Goal: Task Accomplishment & Management: Manage account settings

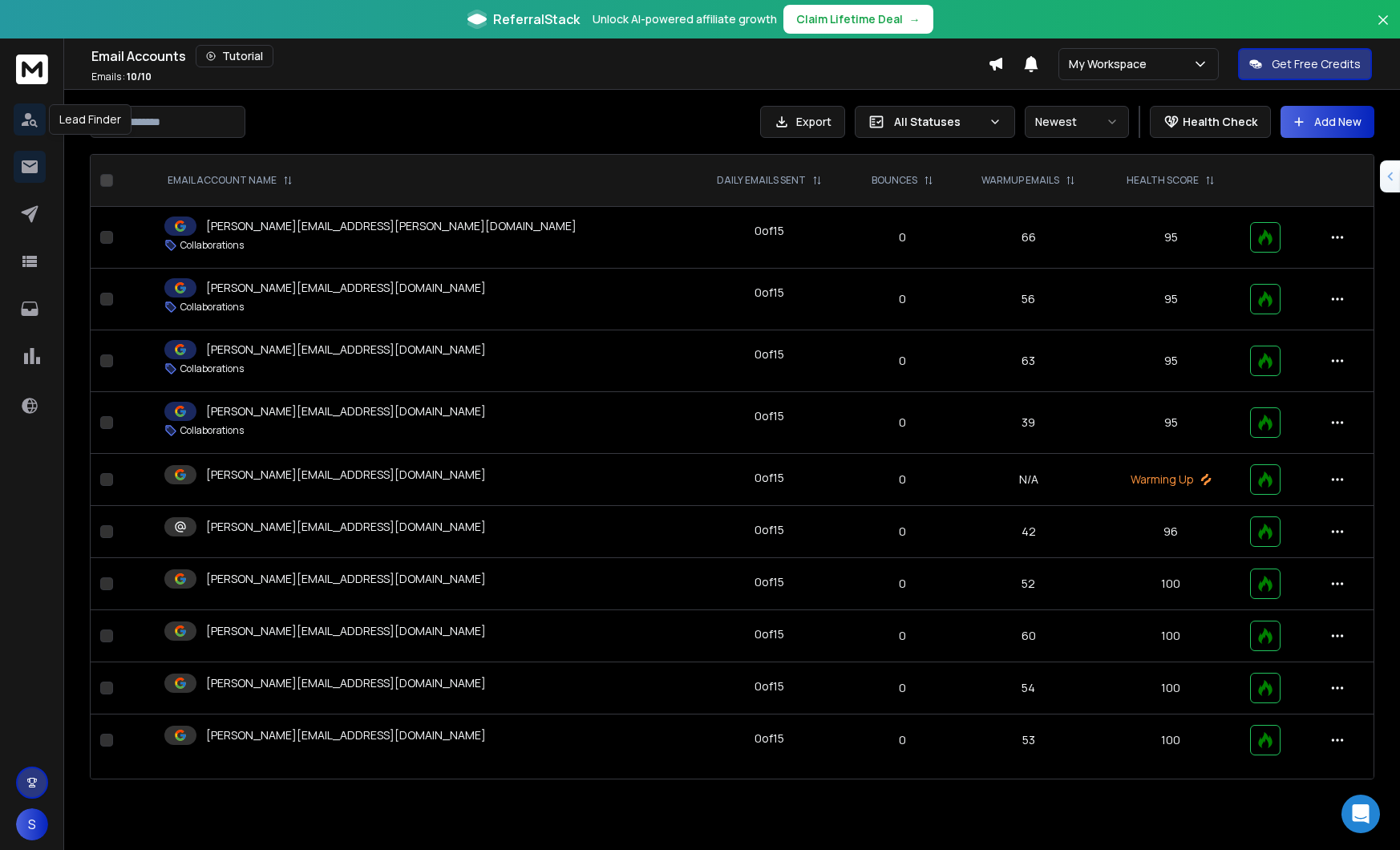
click at [32, 126] on icon at bounding box center [30, 120] width 19 height 19
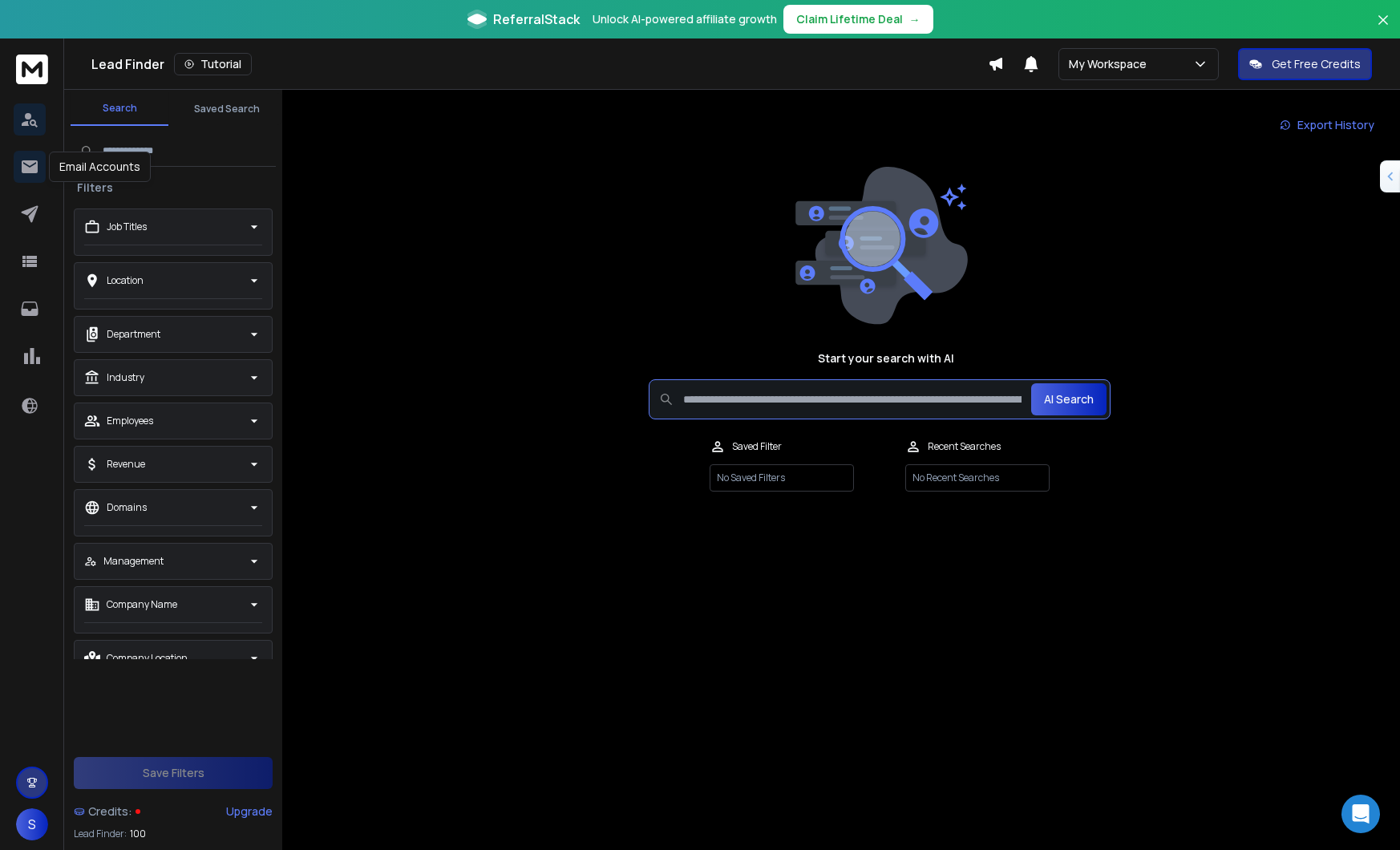
click at [31, 165] on icon at bounding box center [30, 167] width 19 height 19
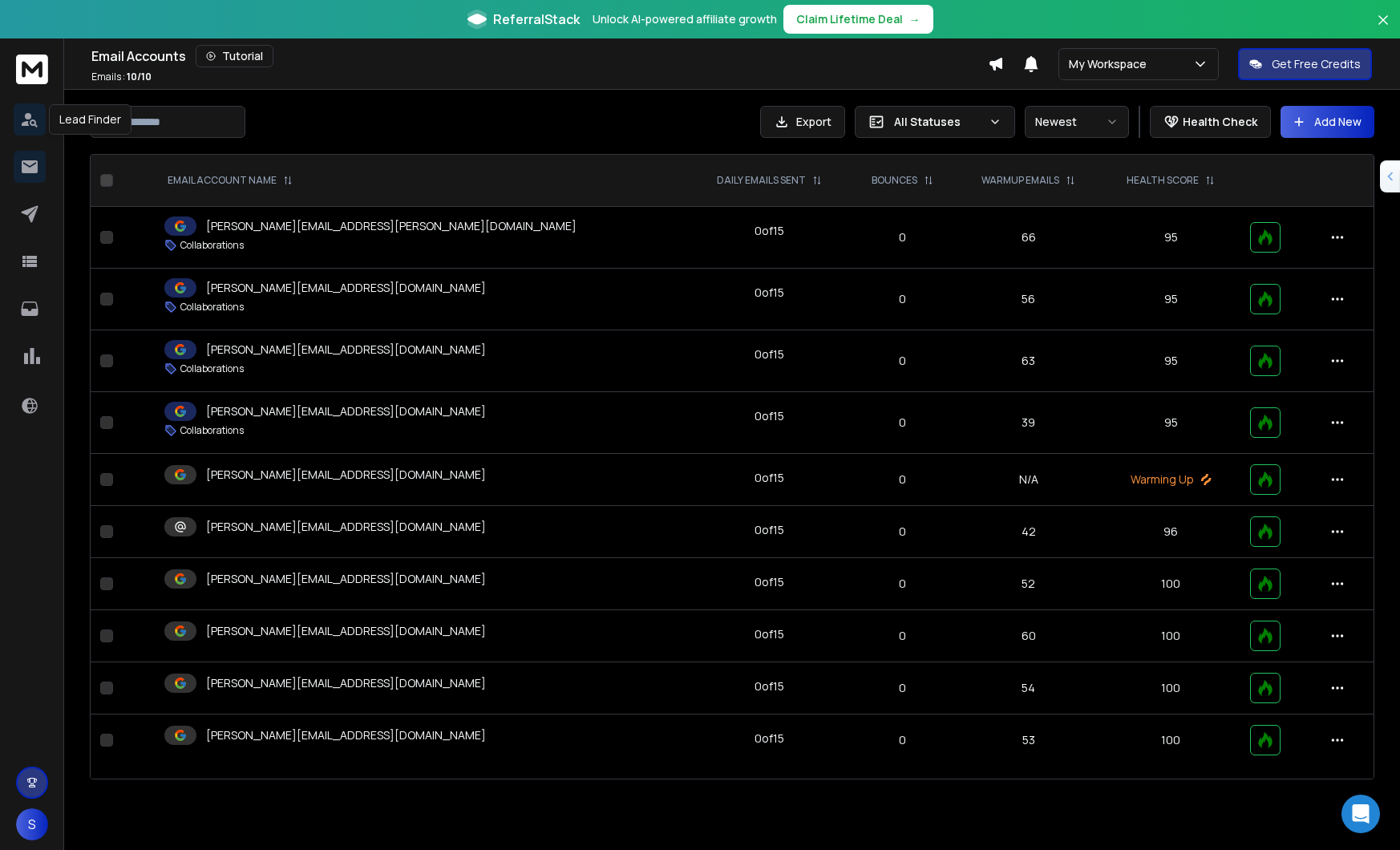
click at [24, 118] on icon at bounding box center [30, 120] width 19 height 19
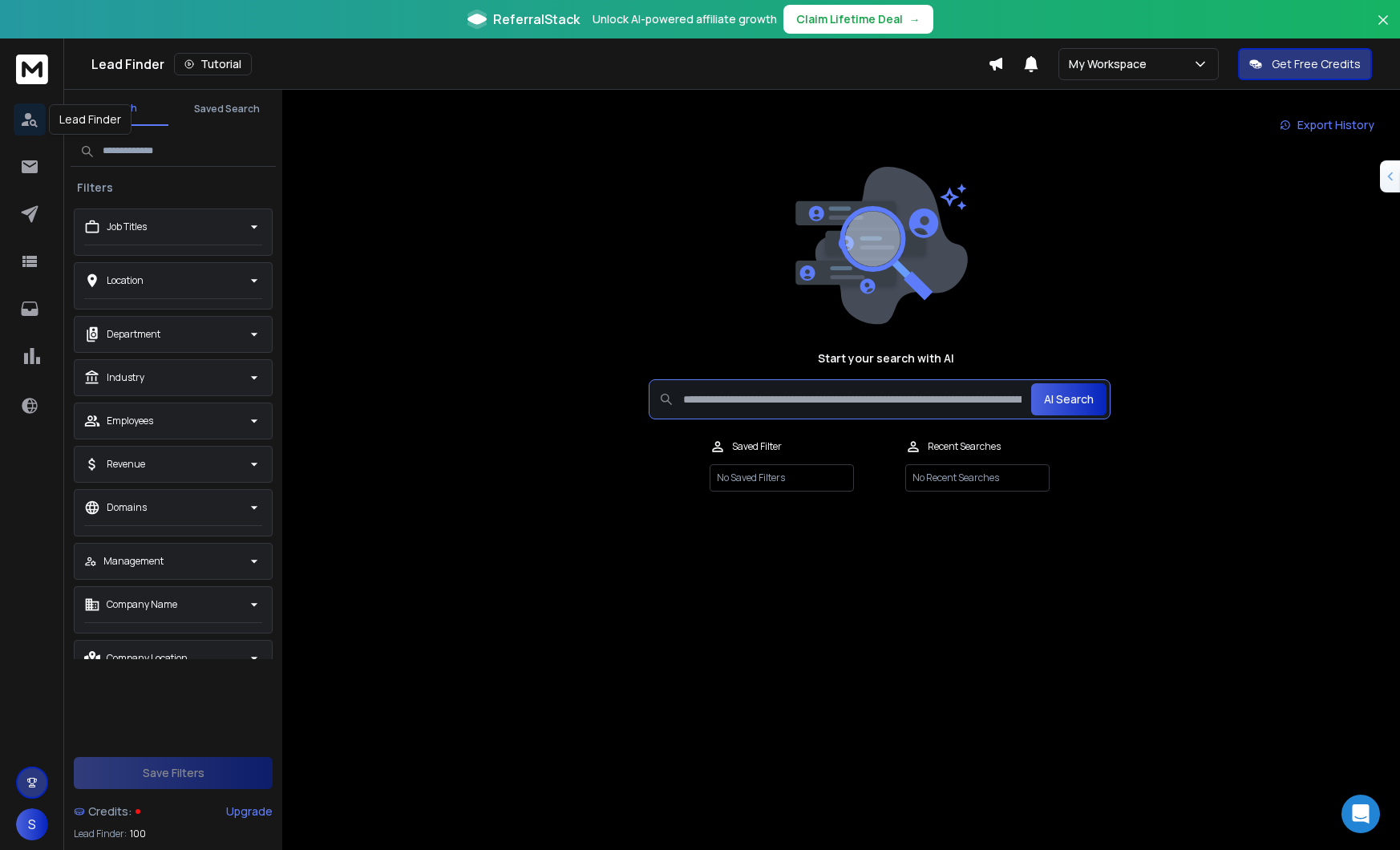
click at [26, 120] on icon at bounding box center [30, 120] width 19 height 19
click at [37, 206] on icon at bounding box center [29, 214] width 17 height 17
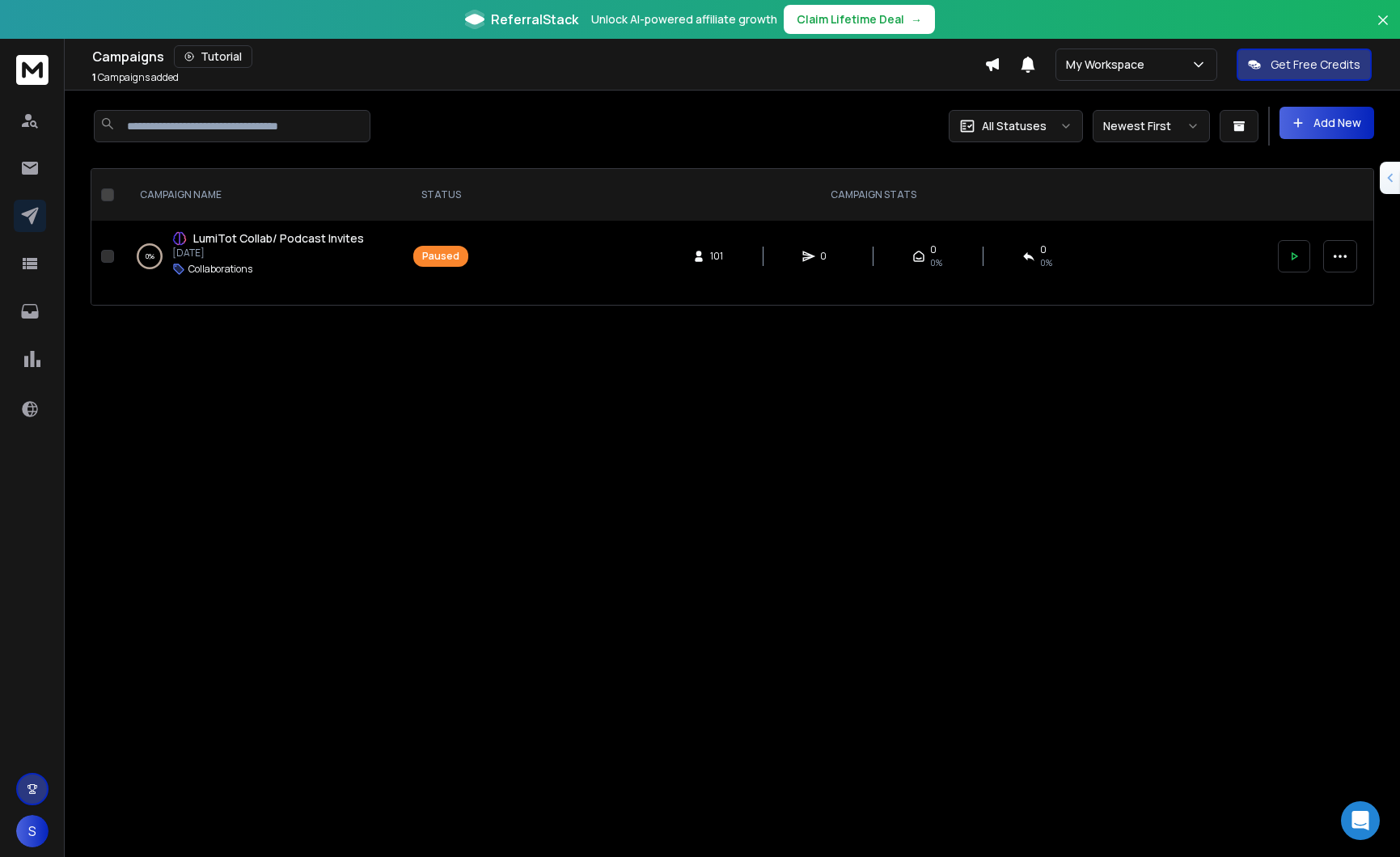
click at [247, 234] on span "LumiTot Collab/ Podcast Invites" at bounding box center [278, 238] width 171 height 15
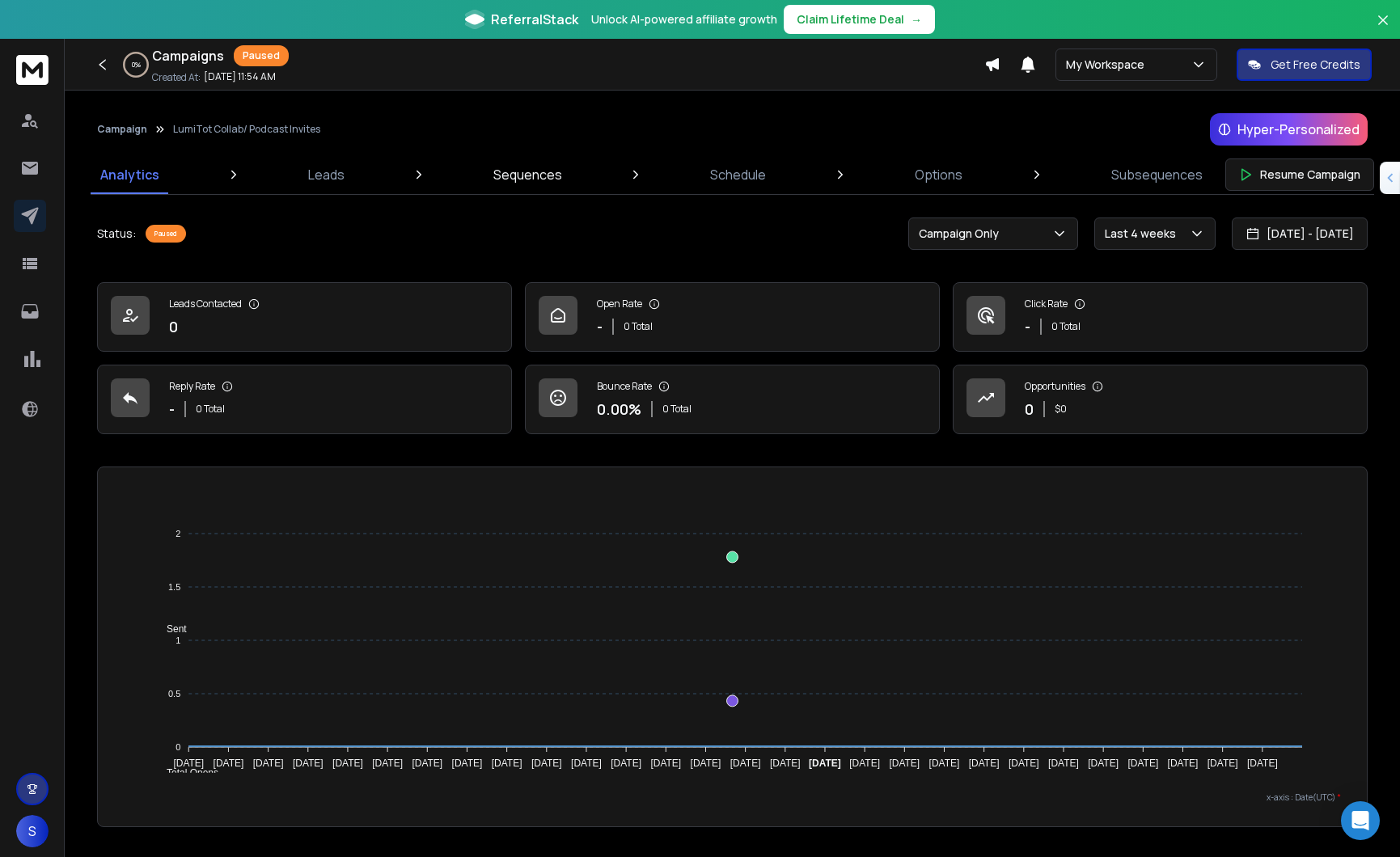
click at [501, 172] on p "Sequences" at bounding box center [528, 175] width 69 height 19
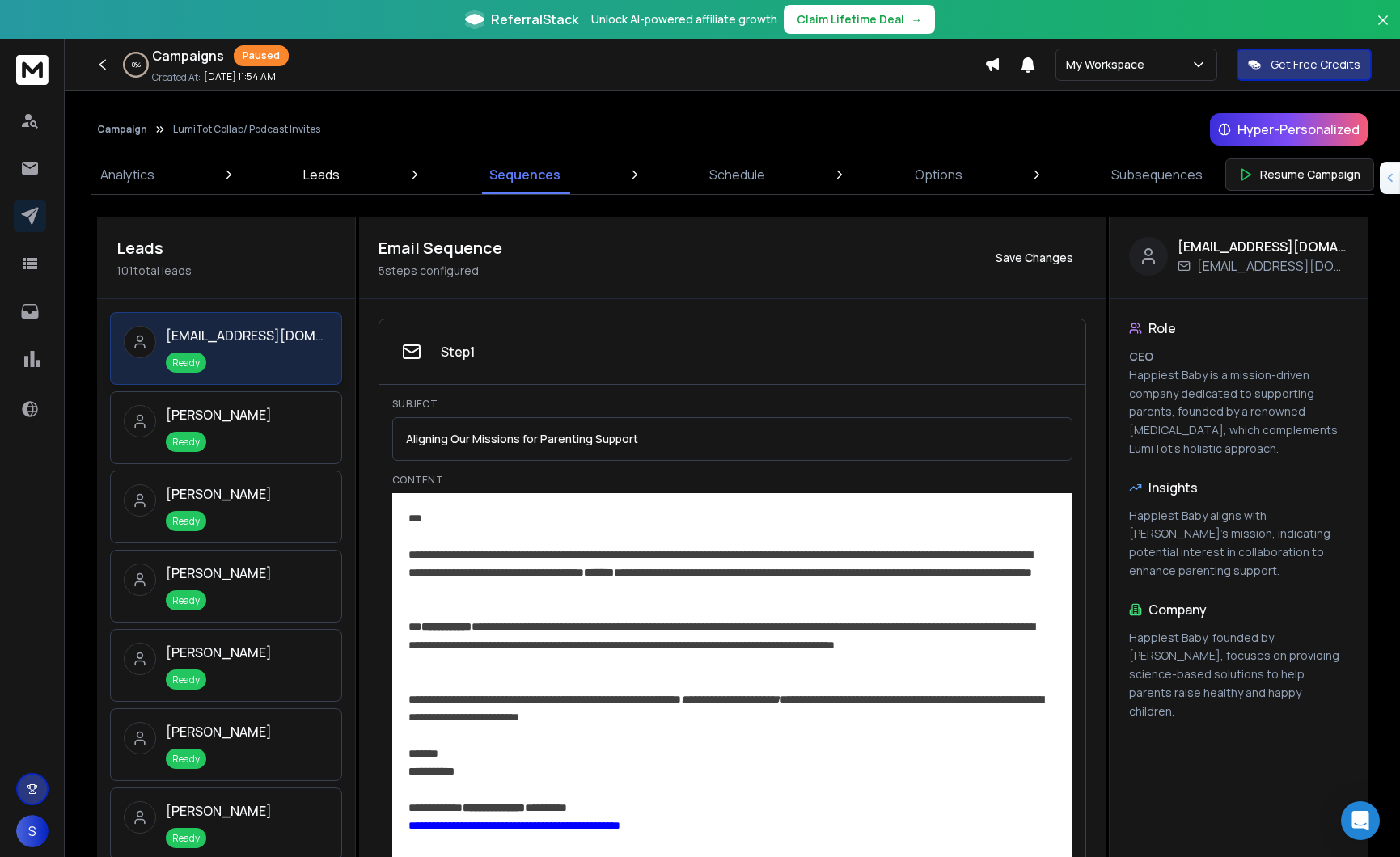
click at [306, 185] on link "Leads" at bounding box center [321, 175] width 56 height 39
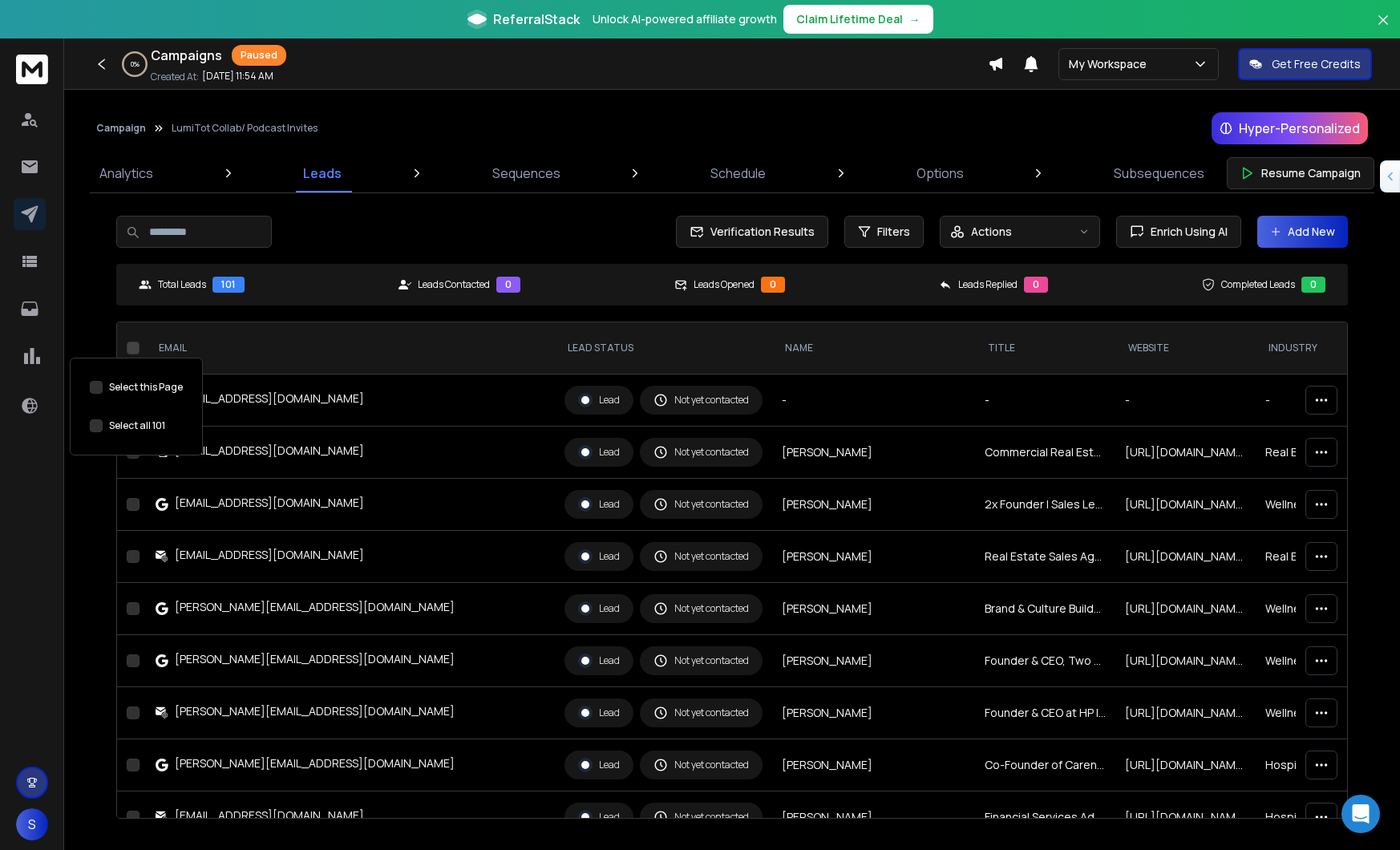
click at [133, 352] on button "Select this Page" at bounding box center [133, 348] width 13 height 13
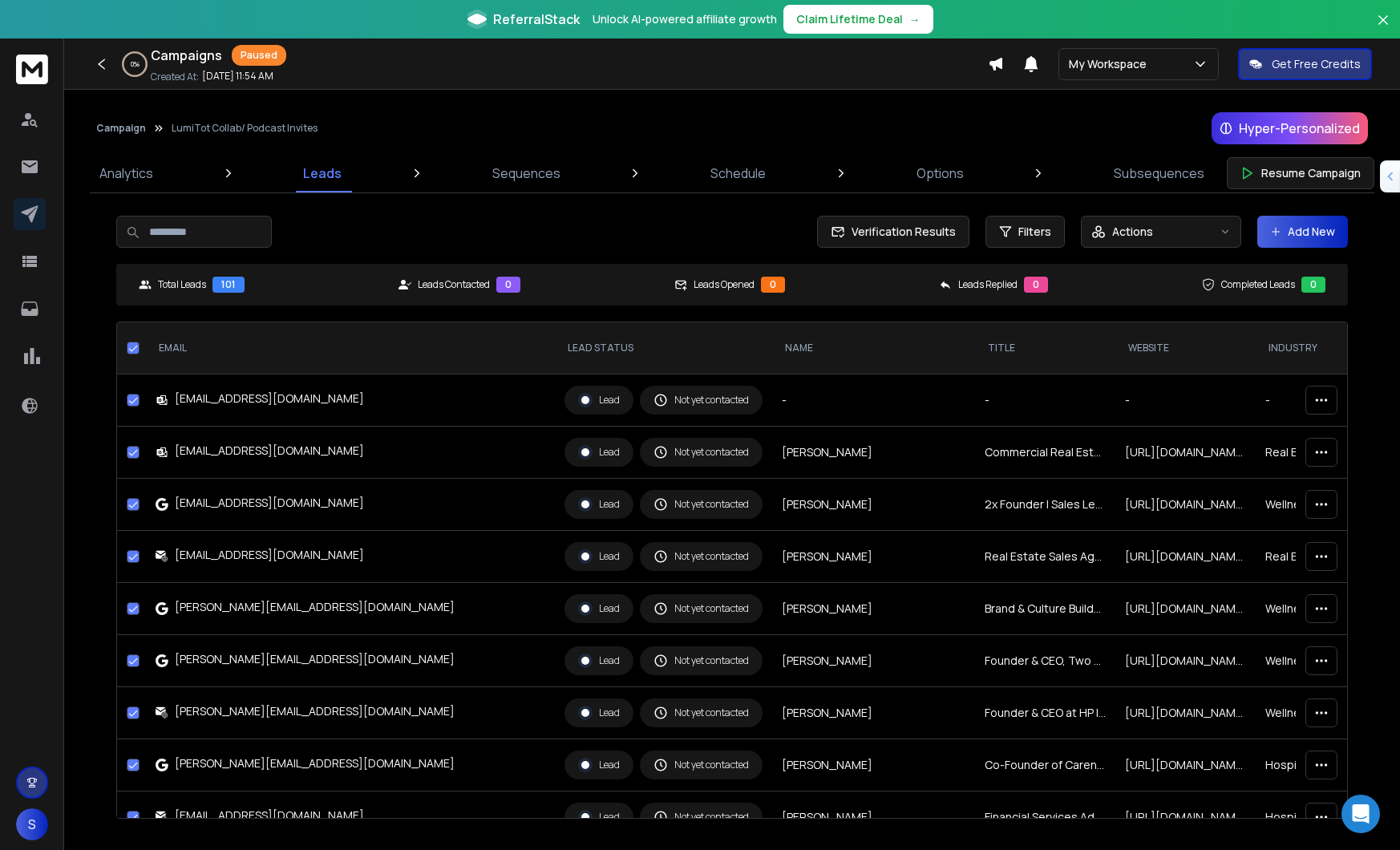
click at [130, 402] on button "button" at bounding box center [133, 401] width 13 height 13
click at [132, 451] on button "button" at bounding box center [133, 453] width 13 height 13
click at [132, 507] on button "button" at bounding box center [133, 505] width 13 height 13
click at [127, 561] on button "button" at bounding box center [133, 557] width 13 height 13
click at [132, 611] on button "button" at bounding box center [133, 609] width 13 height 13
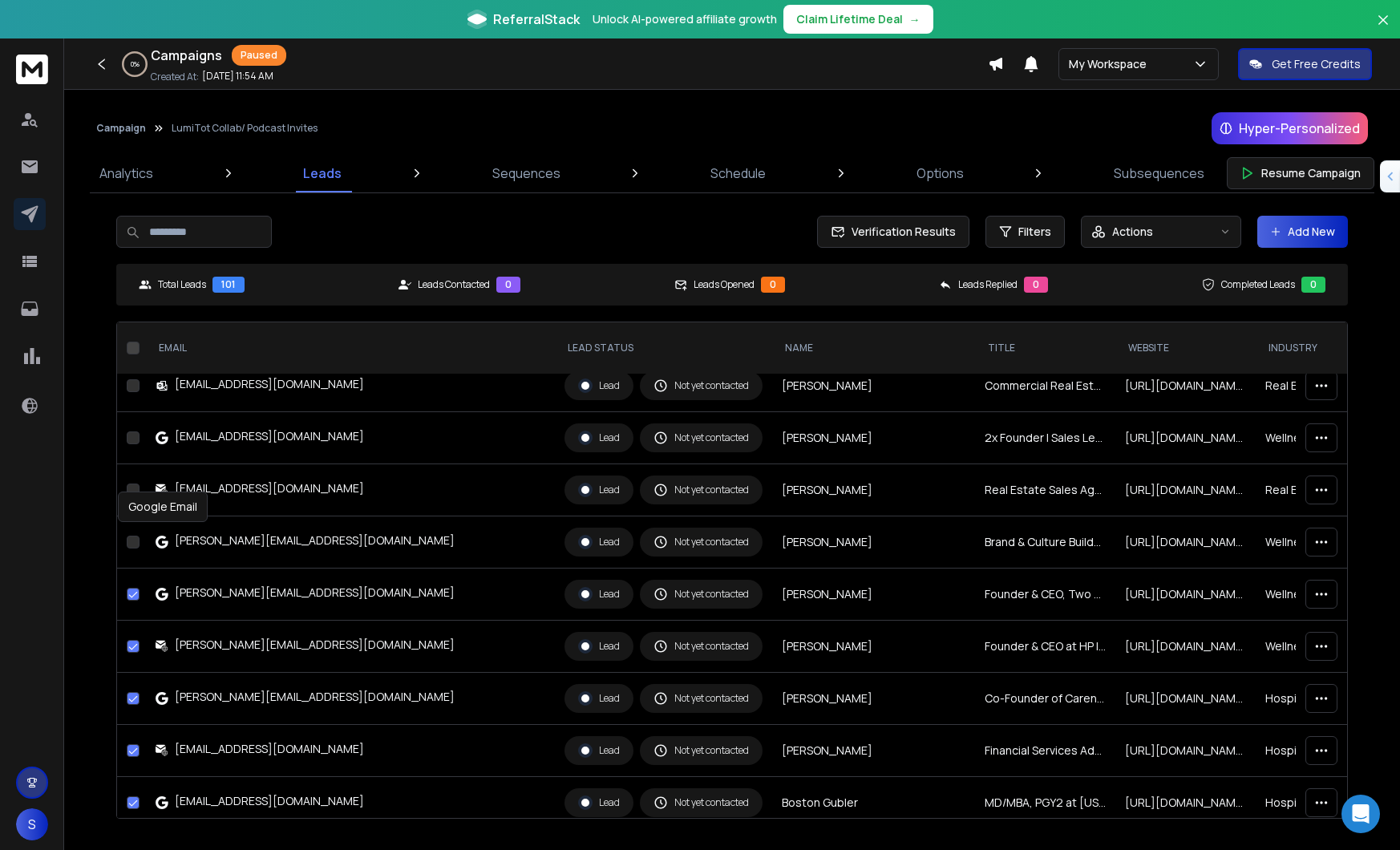
scroll to position [77, 0]
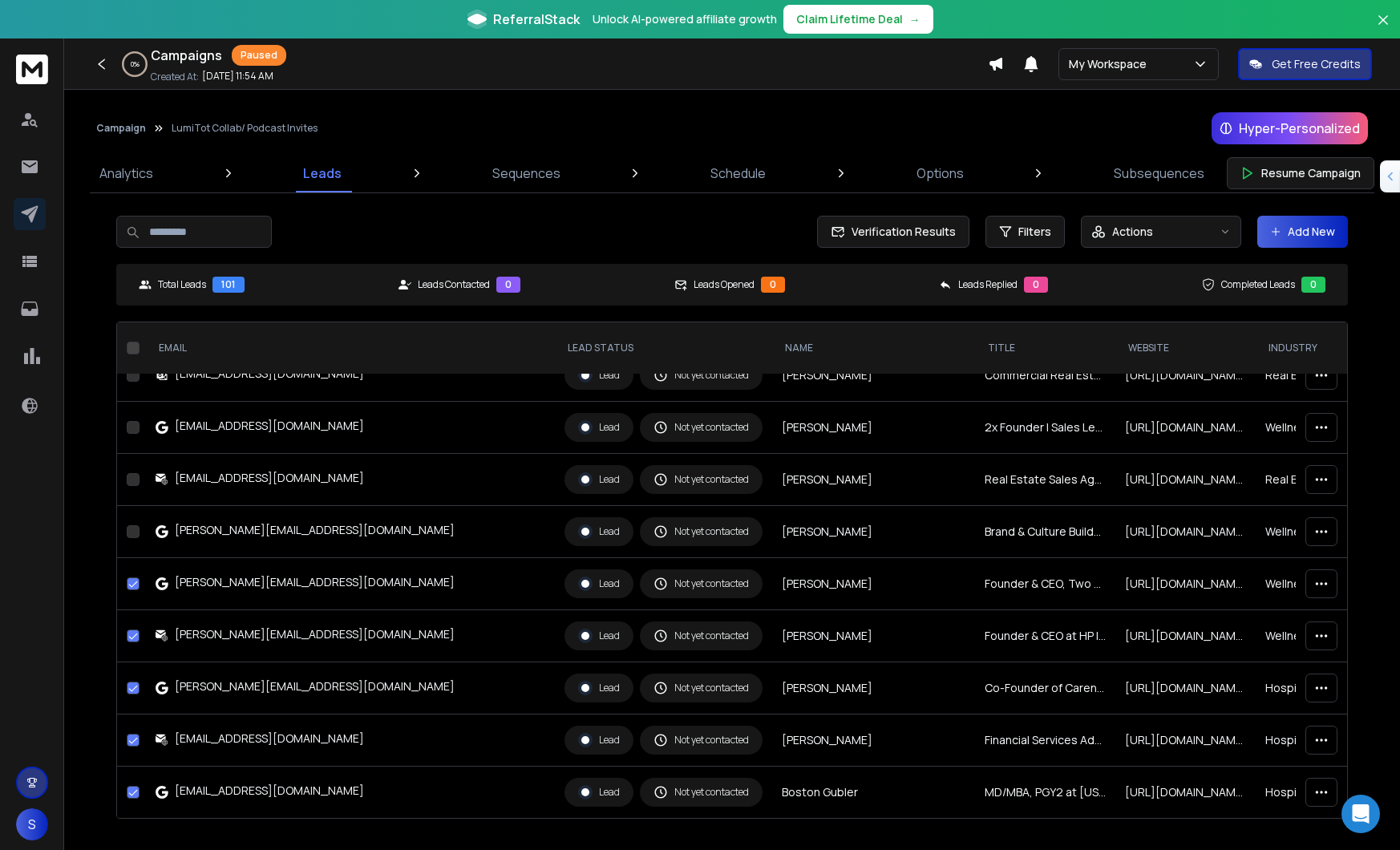
click at [132, 590] on button "button" at bounding box center [133, 584] width 13 height 13
click at [132, 638] on button "button" at bounding box center [133, 636] width 13 height 13
click at [132, 689] on button "button" at bounding box center [133, 689] width 13 height 13
click at [133, 739] on button "button" at bounding box center [133, 741] width 13 height 13
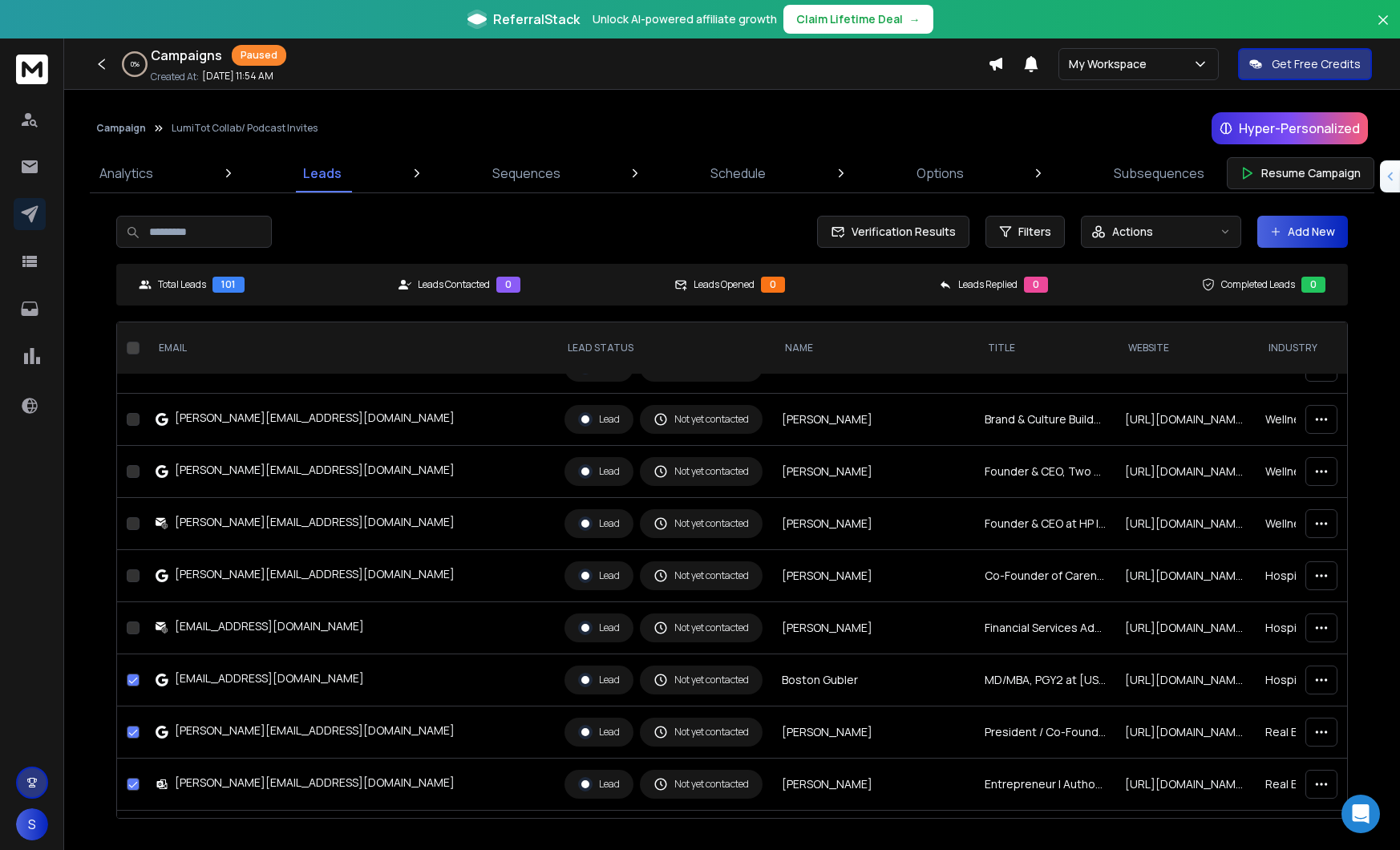
scroll to position [270, 0]
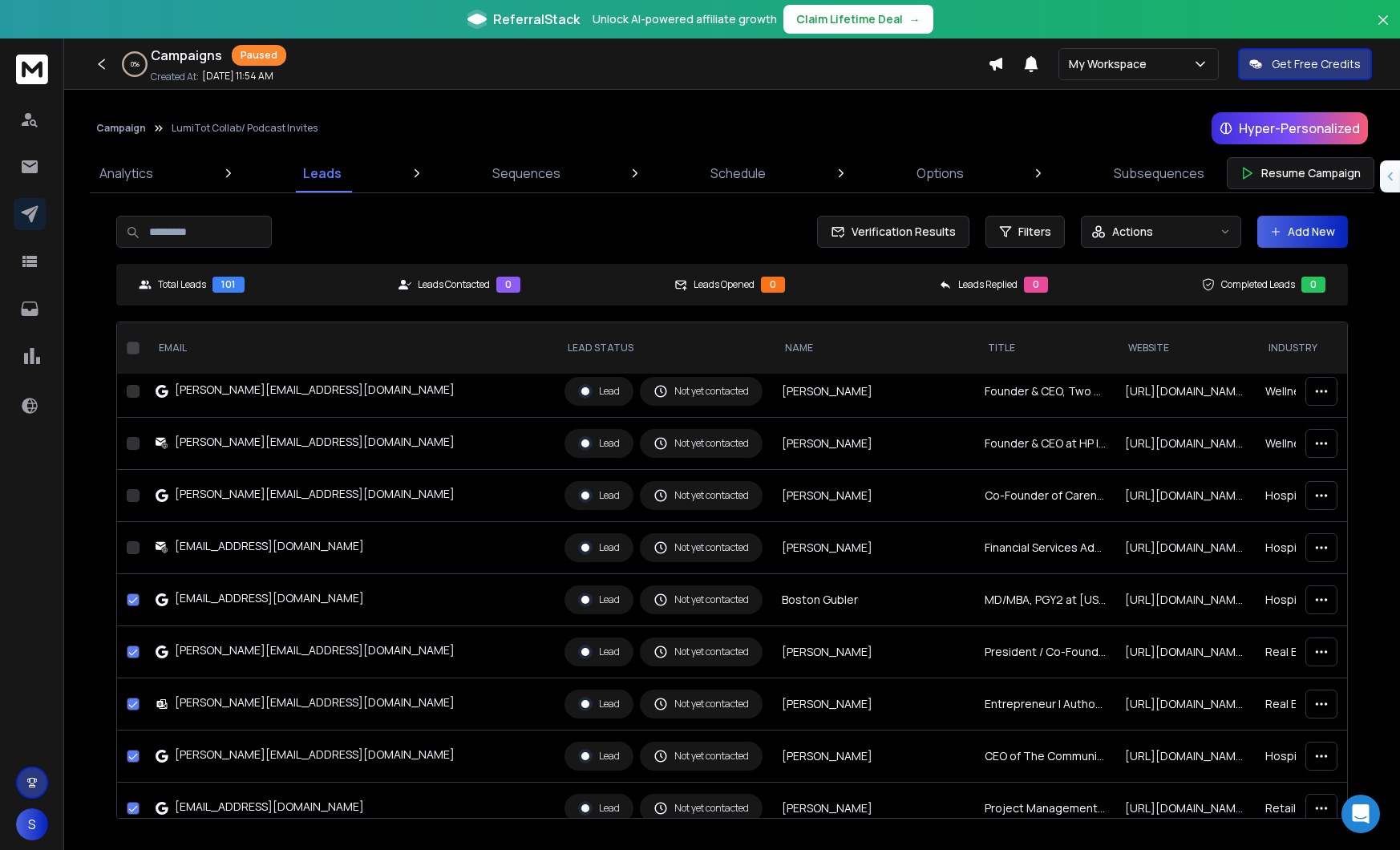
click at [133, 598] on button "button" at bounding box center [133, 600] width 13 height 13
click at [129, 649] on button "button" at bounding box center [133, 653] width 13 height 13
click at [133, 698] on button "button" at bounding box center [133, 705] width 13 height 13
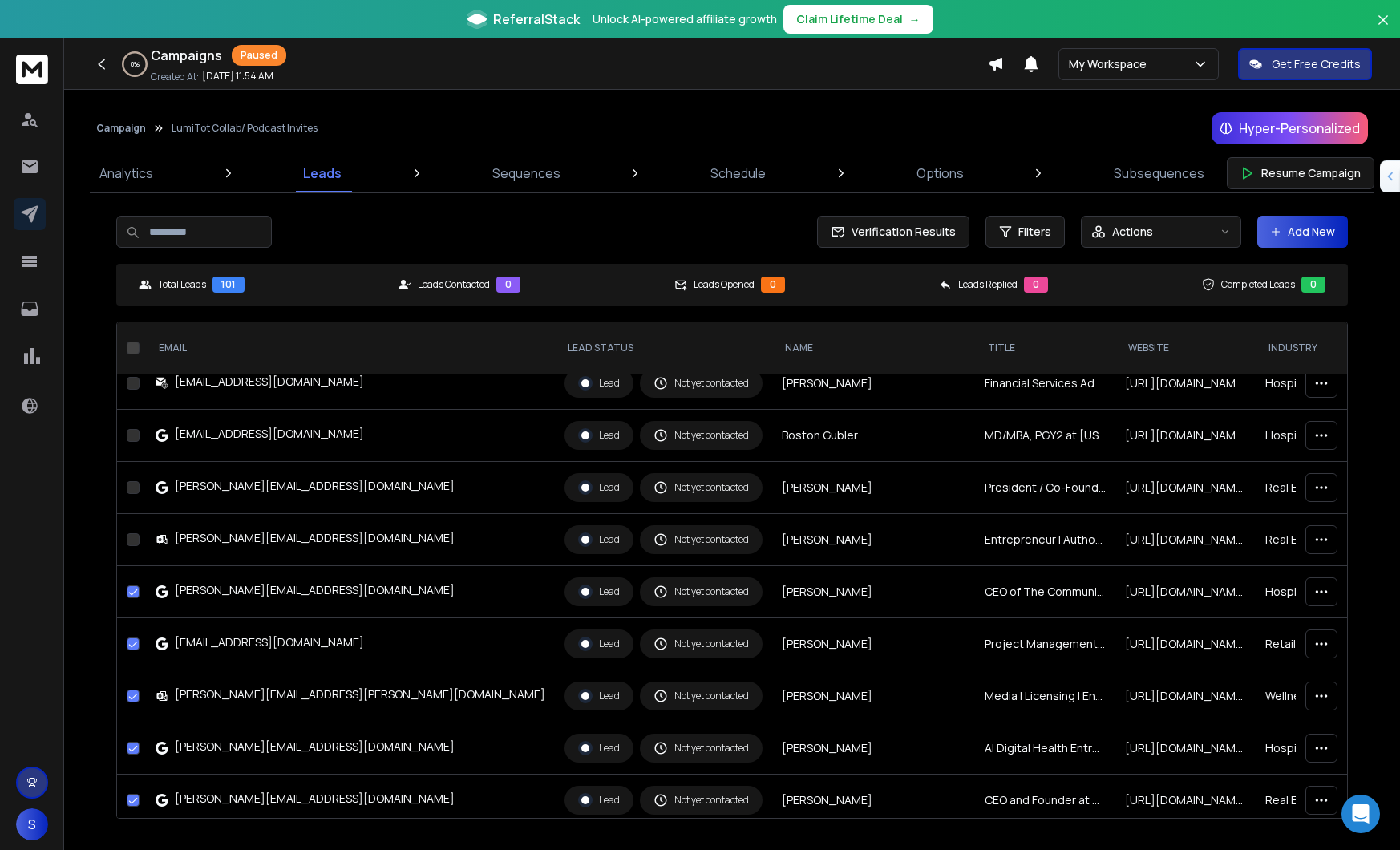
click at [132, 590] on button "button" at bounding box center [133, 592] width 13 height 13
click at [130, 646] on button "button" at bounding box center [133, 645] width 13 height 13
click at [136, 696] on button "button" at bounding box center [133, 697] width 13 height 13
click at [132, 752] on button "button" at bounding box center [133, 749] width 13 height 13
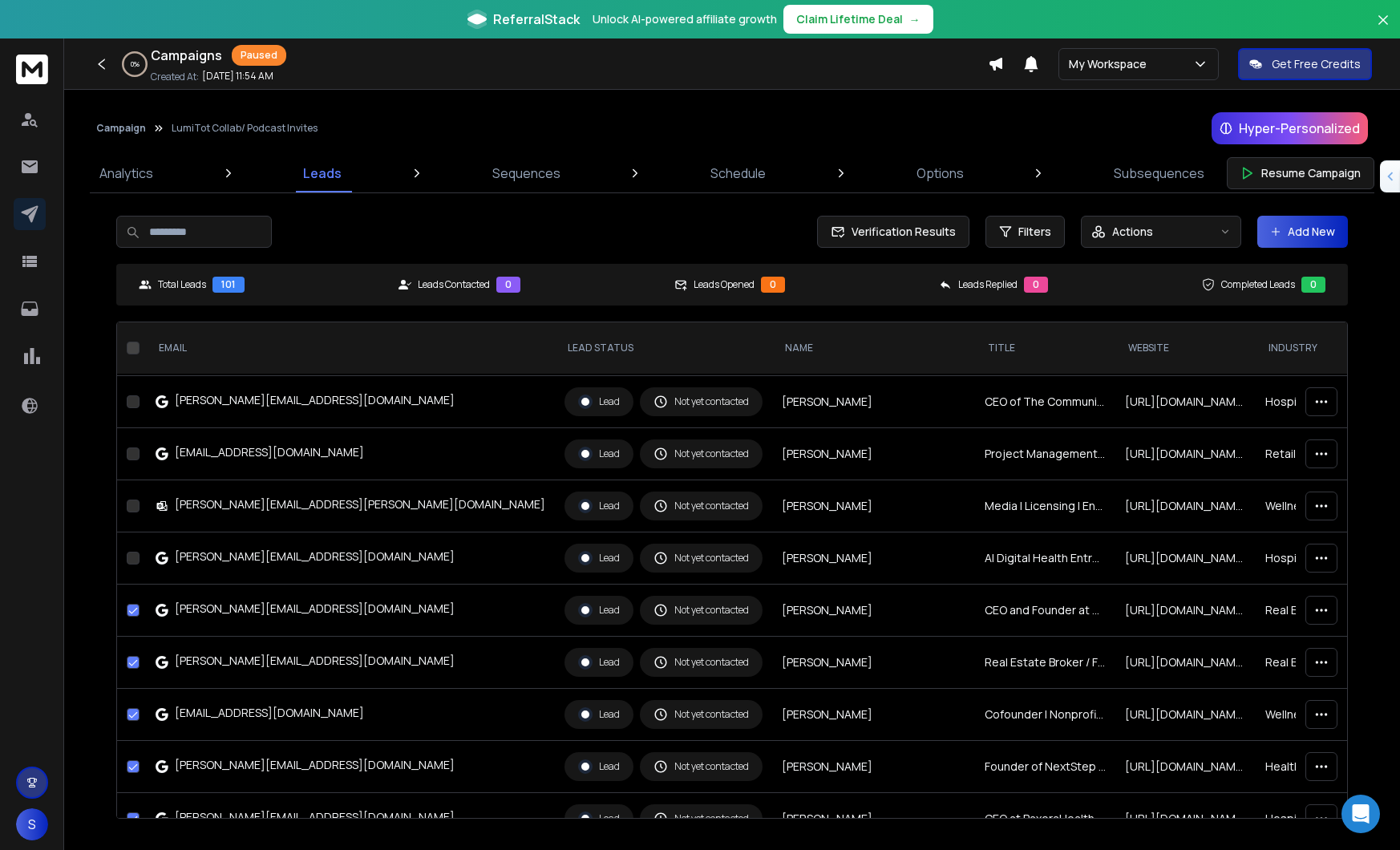
click at [136, 611] on button "button" at bounding box center [133, 611] width 13 height 13
click at [134, 657] on button "button" at bounding box center [133, 663] width 13 height 13
click at [132, 718] on button "button" at bounding box center [133, 715] width 13 height 13
click at [130, 765] on button "button" at bounding box center [133, 767] width 13 height 13
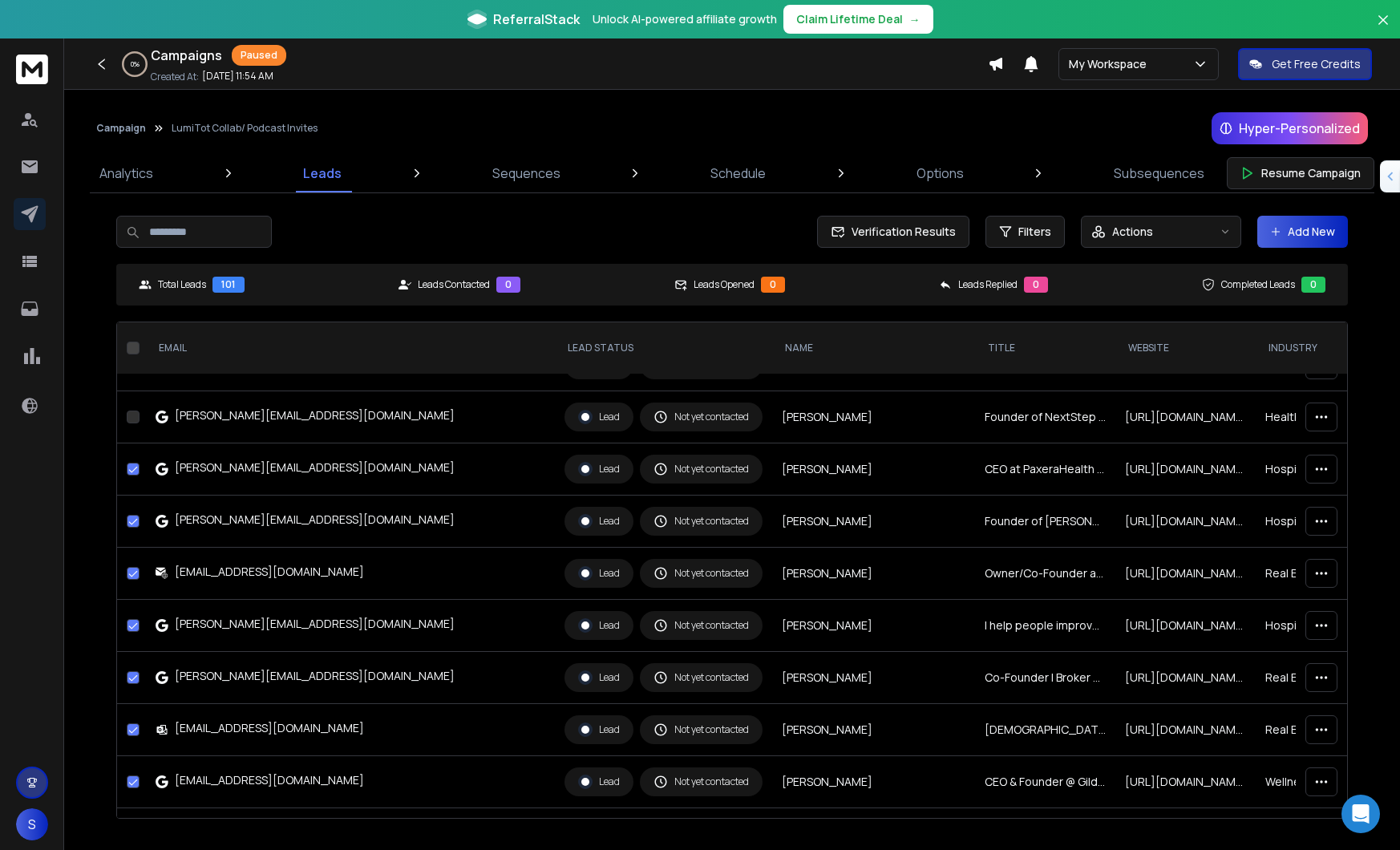
scroll to position [994, 0]
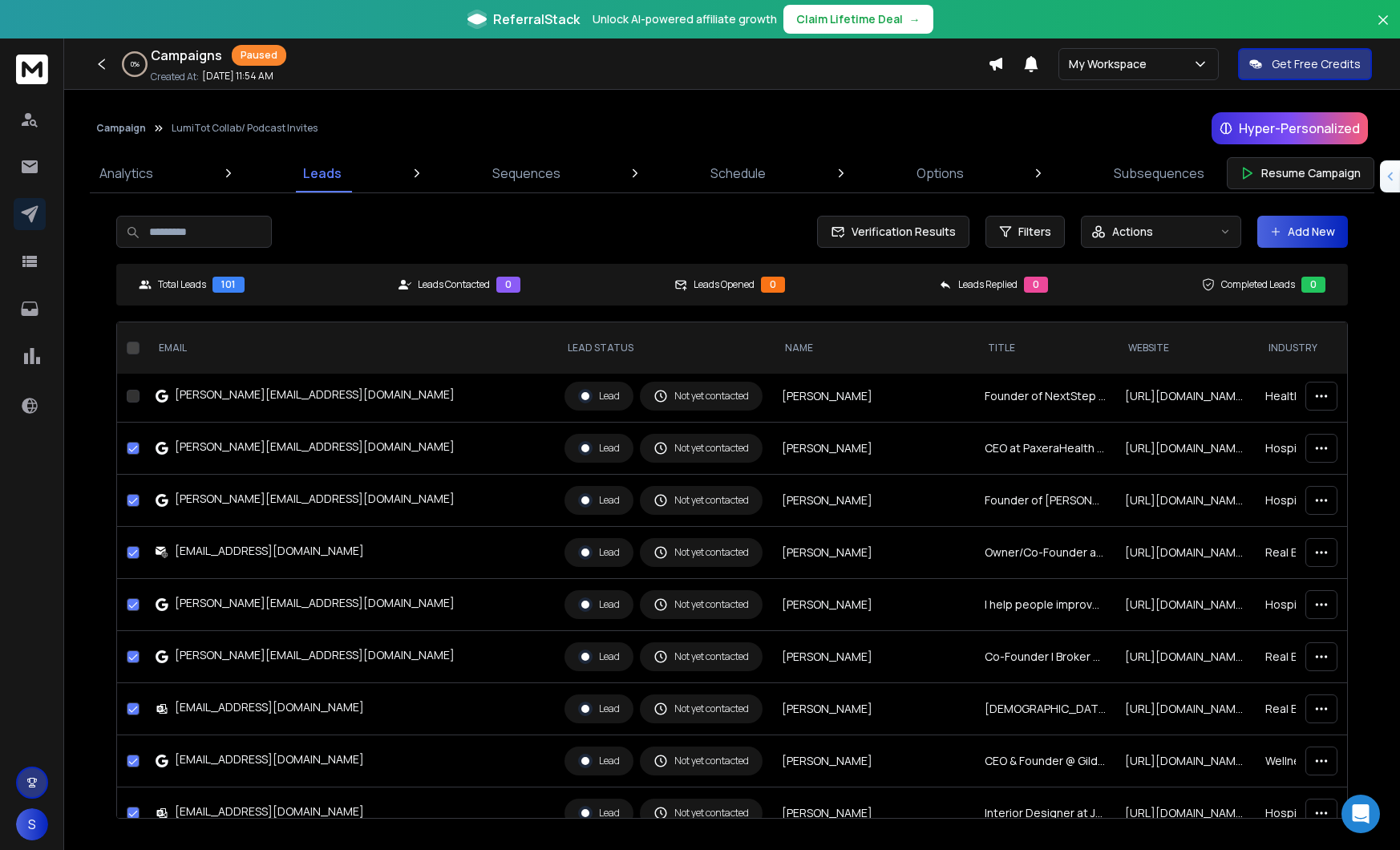
click at [133, 446] on button "button" at bounding box center [133, 449] width 13 height 13
click at [132, 497] on button "button" at bounding box center [133, 501] width 13 height 13
click at [133, 555] on button "button" at bounding box center [133, 553] width 13 height 13
click at [134, 595] on td at bounding box center [132, 605] width 29 height 52
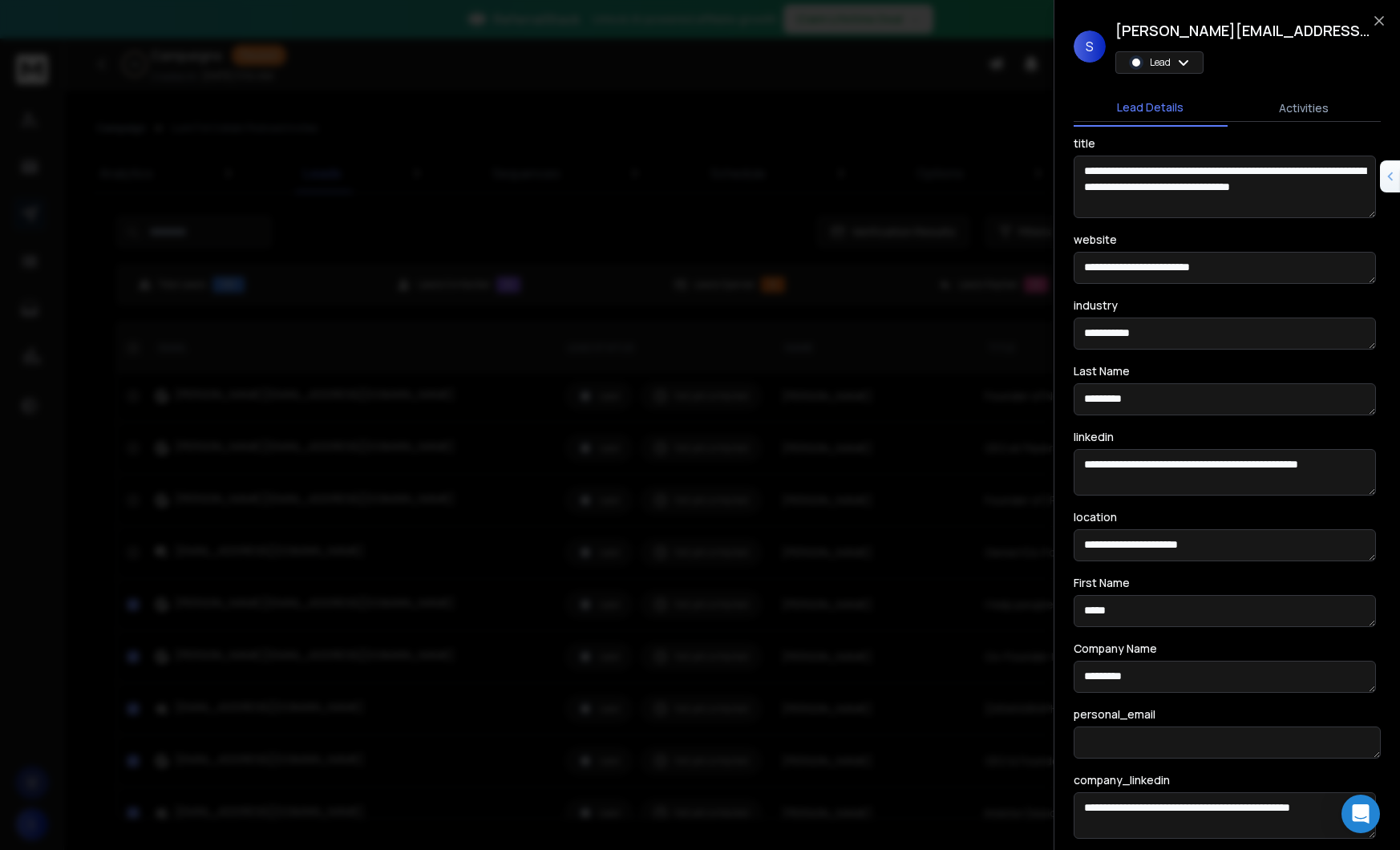
click at [990, 213] on div at bounding box center [700, 425] width 1400 height 850
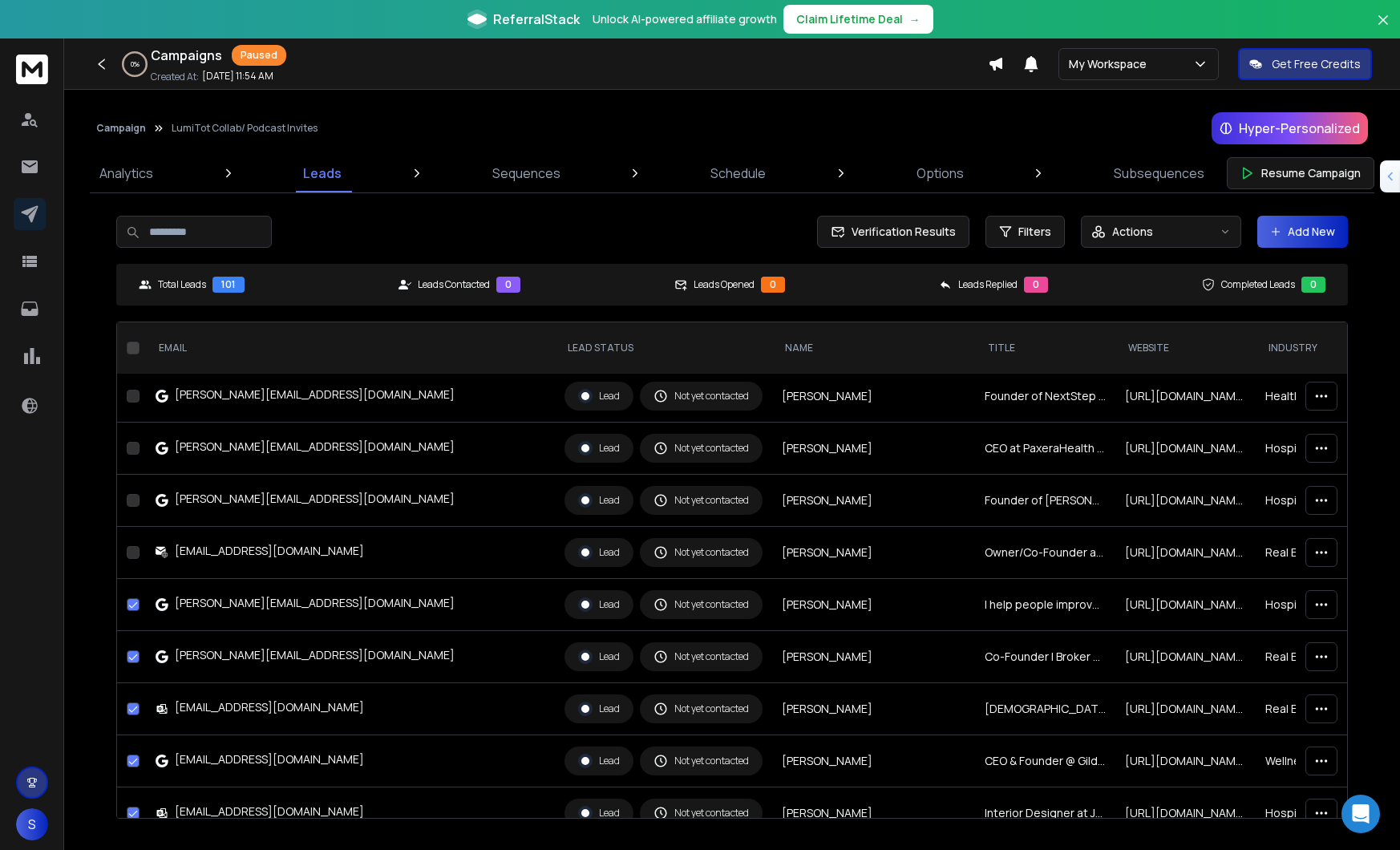
click at [131, 602] on button "button" at bounding box center [133, 605] width 13 height 13
click at [128, 659] on button "button" at bounding box center [133, 657] width 13 height 13
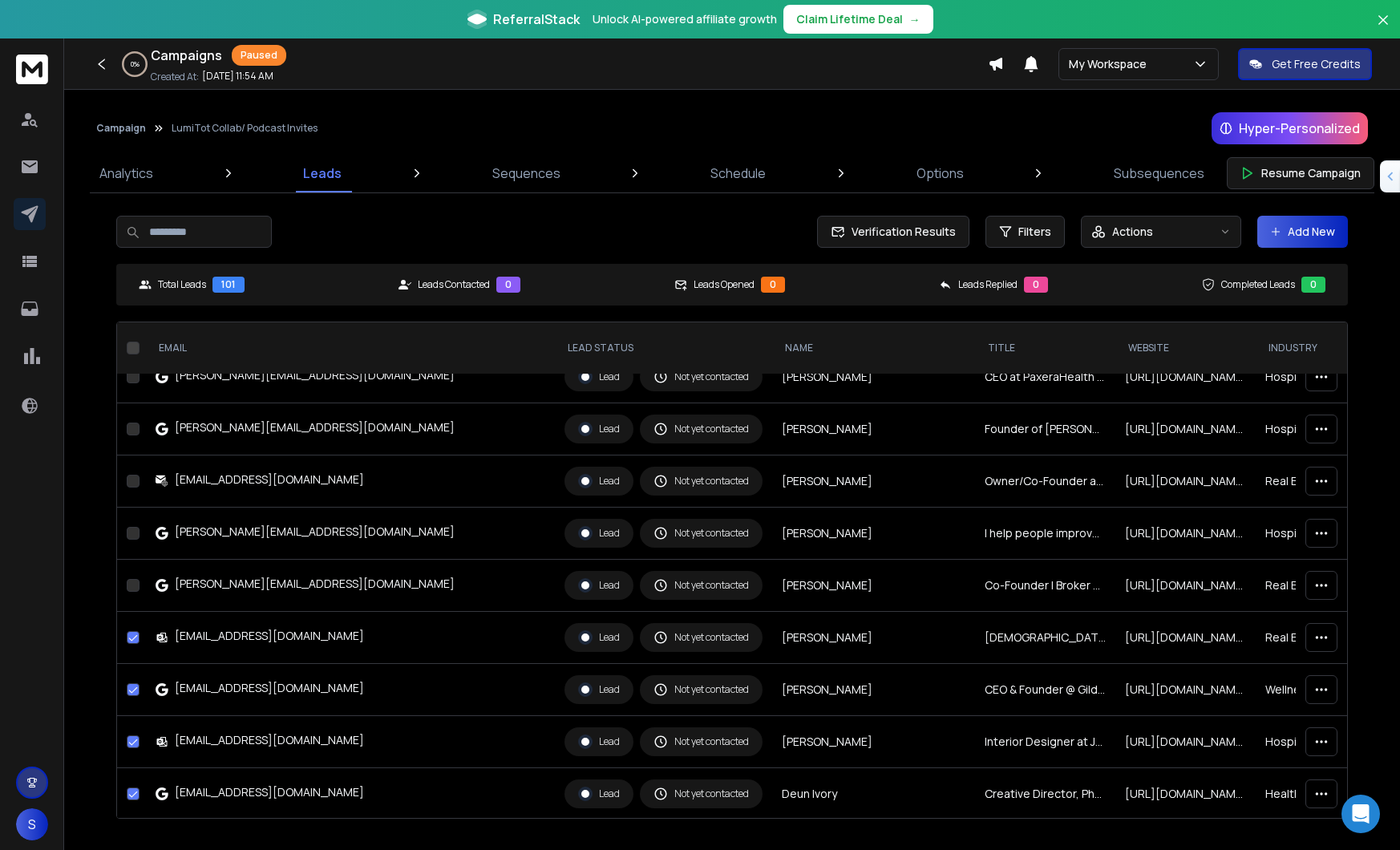
click at [134, 638] on button "button" at bounding box center [133, 638] width 13 height 13
click at [132, 689] on button "button" at bounding box center [133, 690] width 13 height 13
click at [132, 742] on button "button" at bounding box center [133, 742] width 13 height 13
click at [136, 797] on button "button" at bounding box center [133, 795] width 13 height 13
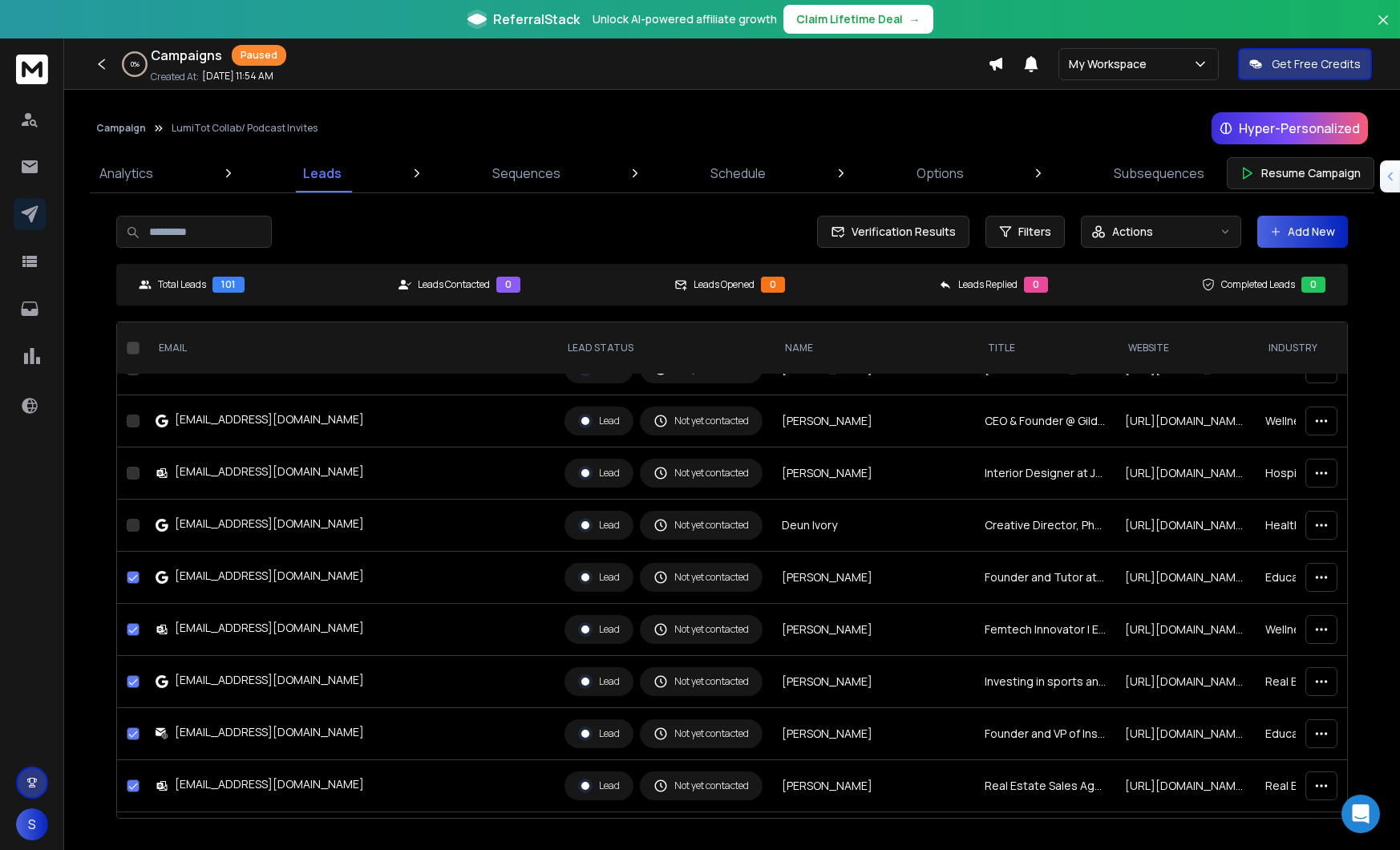
scroll to position [1452, 0]
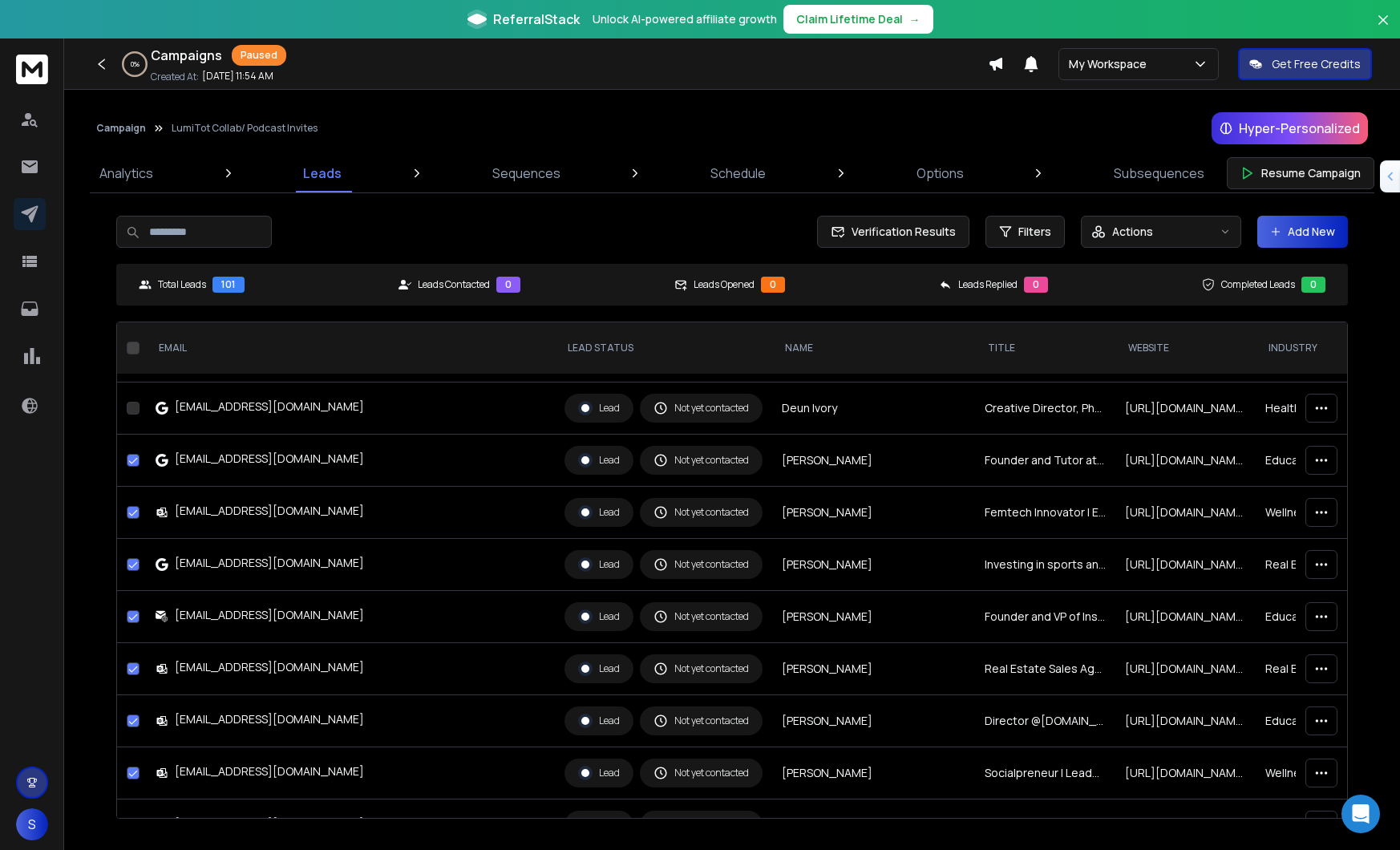
click at [136, 451] on td at bounding box center [132, 461] width 29 height 52
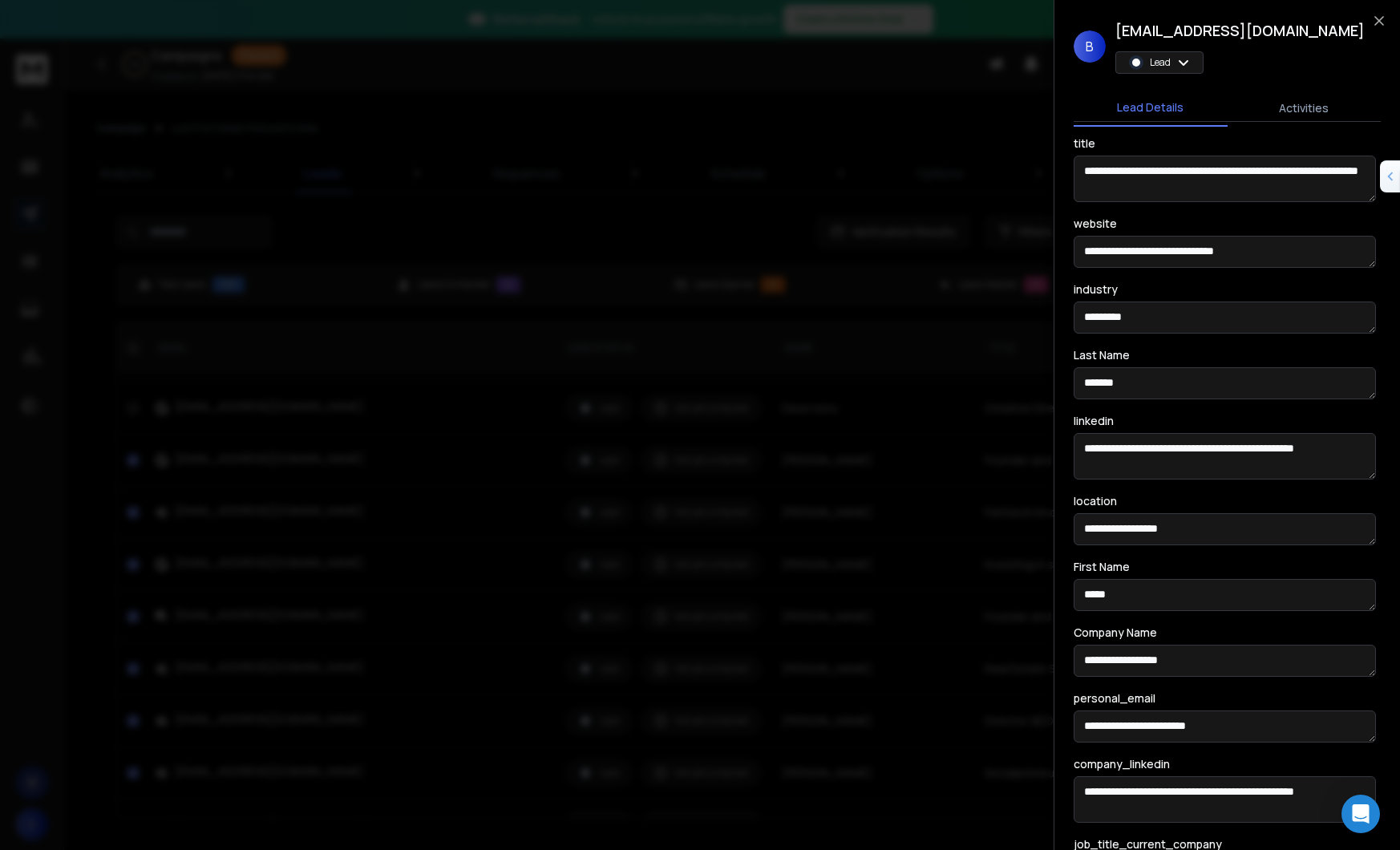
click at [316, 492] on div at bounding box center [700, 425] width 1400 height 850
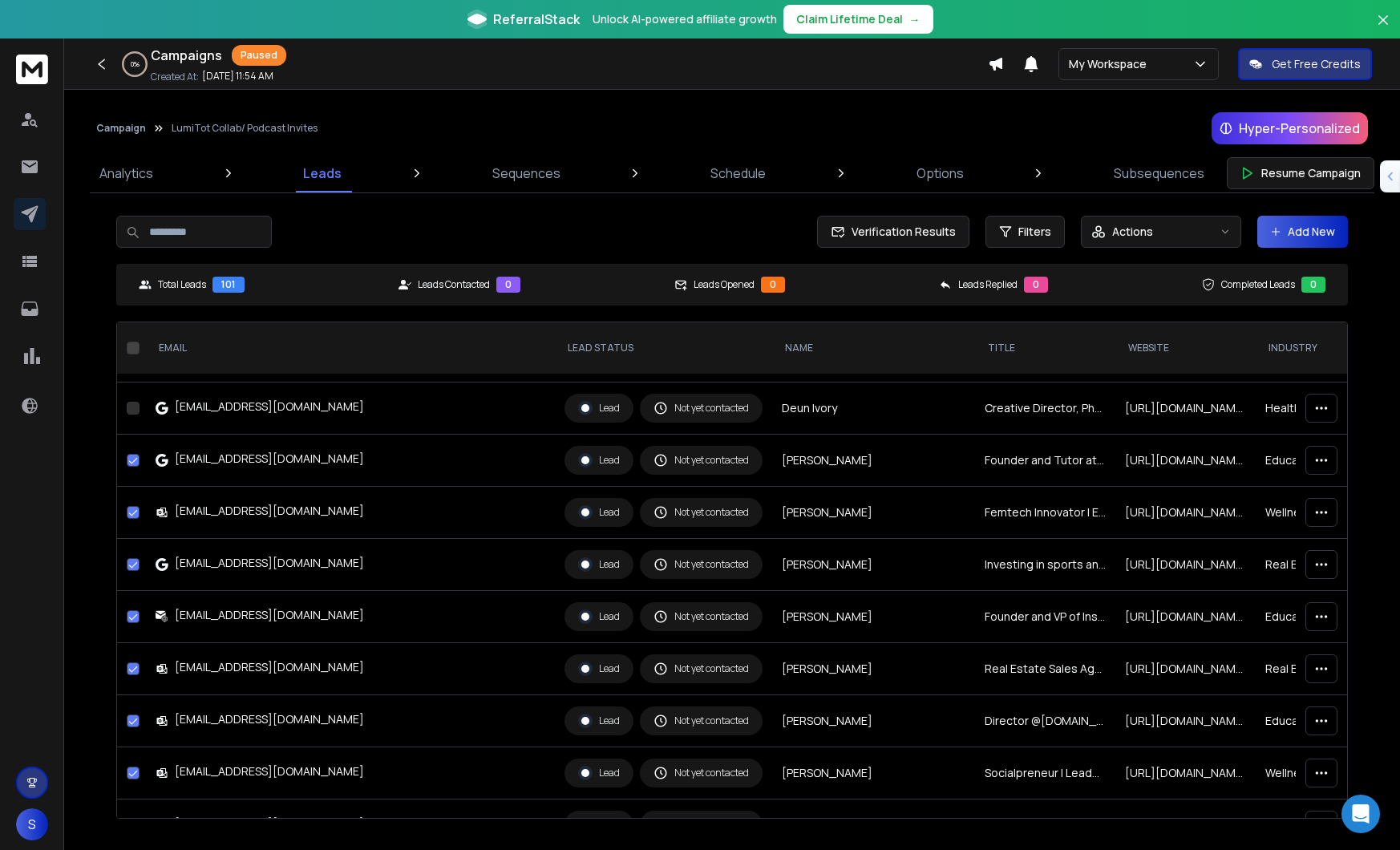
click at [134, 460] on button "button" at bounding box center [133, 461] width 13 height 13
click at [133, 515] on button "button" at bounding box center [133, 513] width 13 height 13
click at [132, 568] on button "button" at bounding box center [133, 565] width 13 height 13
click at [131, 616] on button "button" at bounding box center [133, 617] width 13 height 13
click at [128, 674] on button "button" at bounding box center [133, 669] width 13 height 13
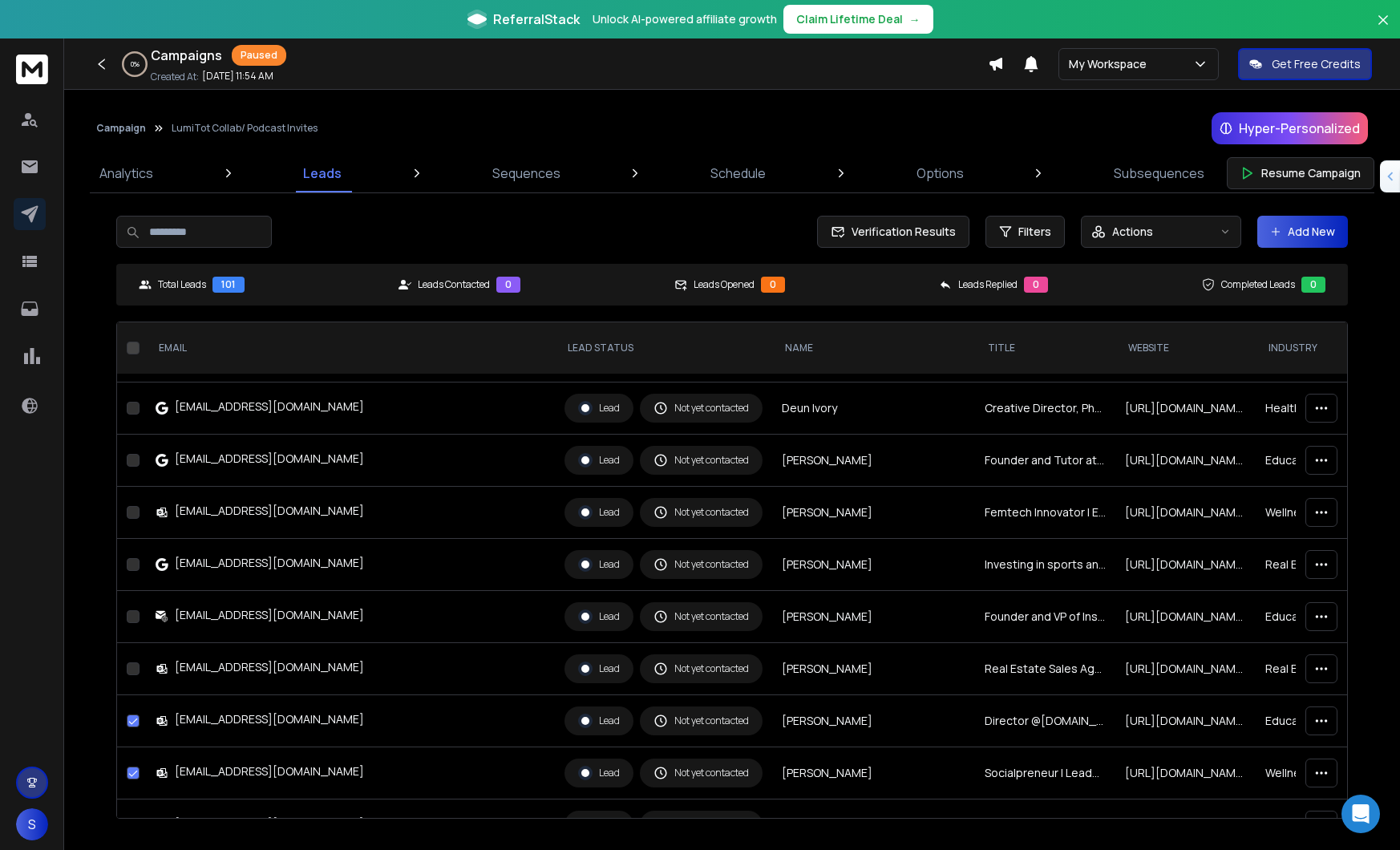
click at [132, 722] on button "button" at bounding box center [133, 722] width 13 height 13
click at [131, 772] on button "button" at bounding box center [133, 774] width 13 height 13
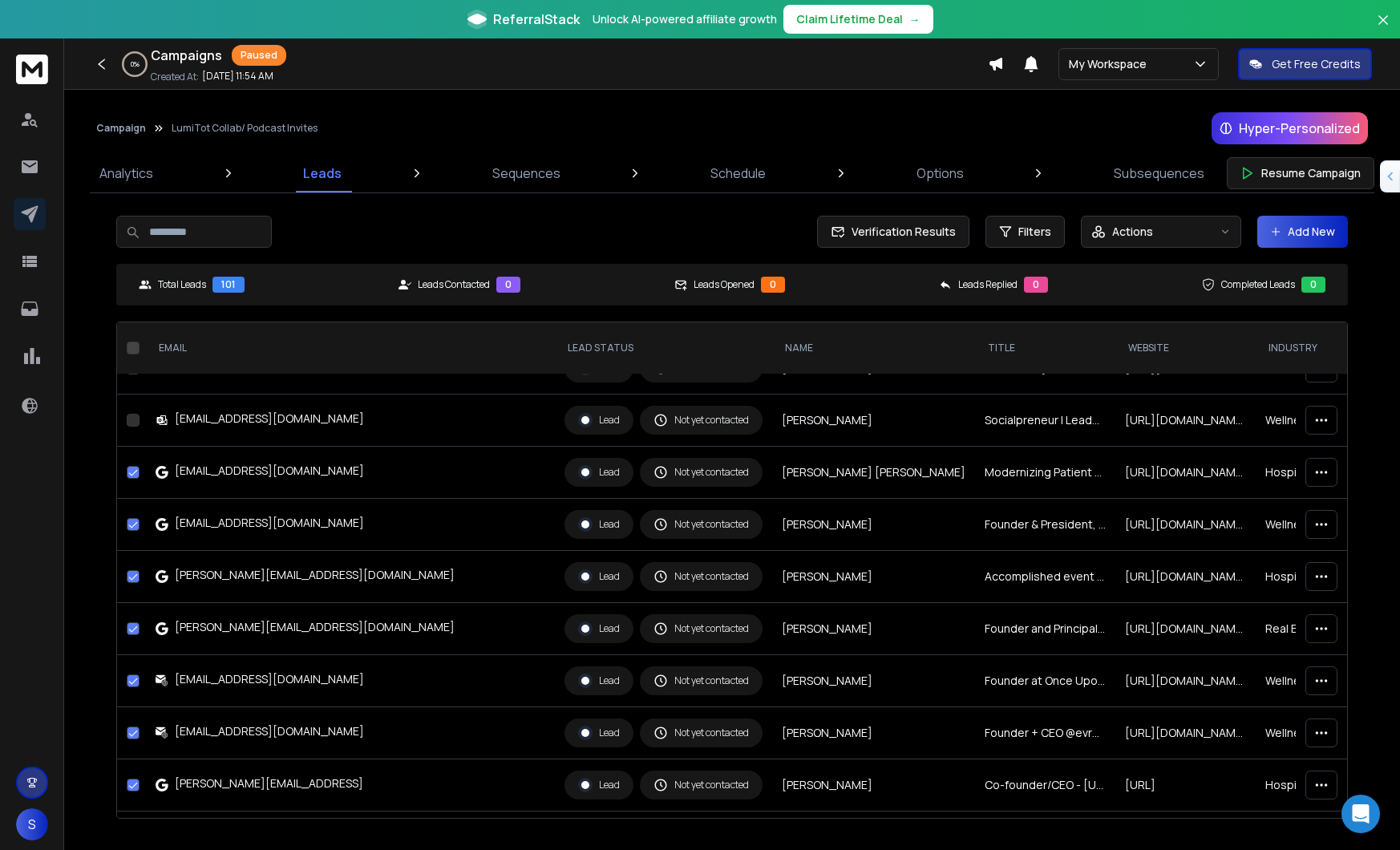
scroll to position [1816, 0]
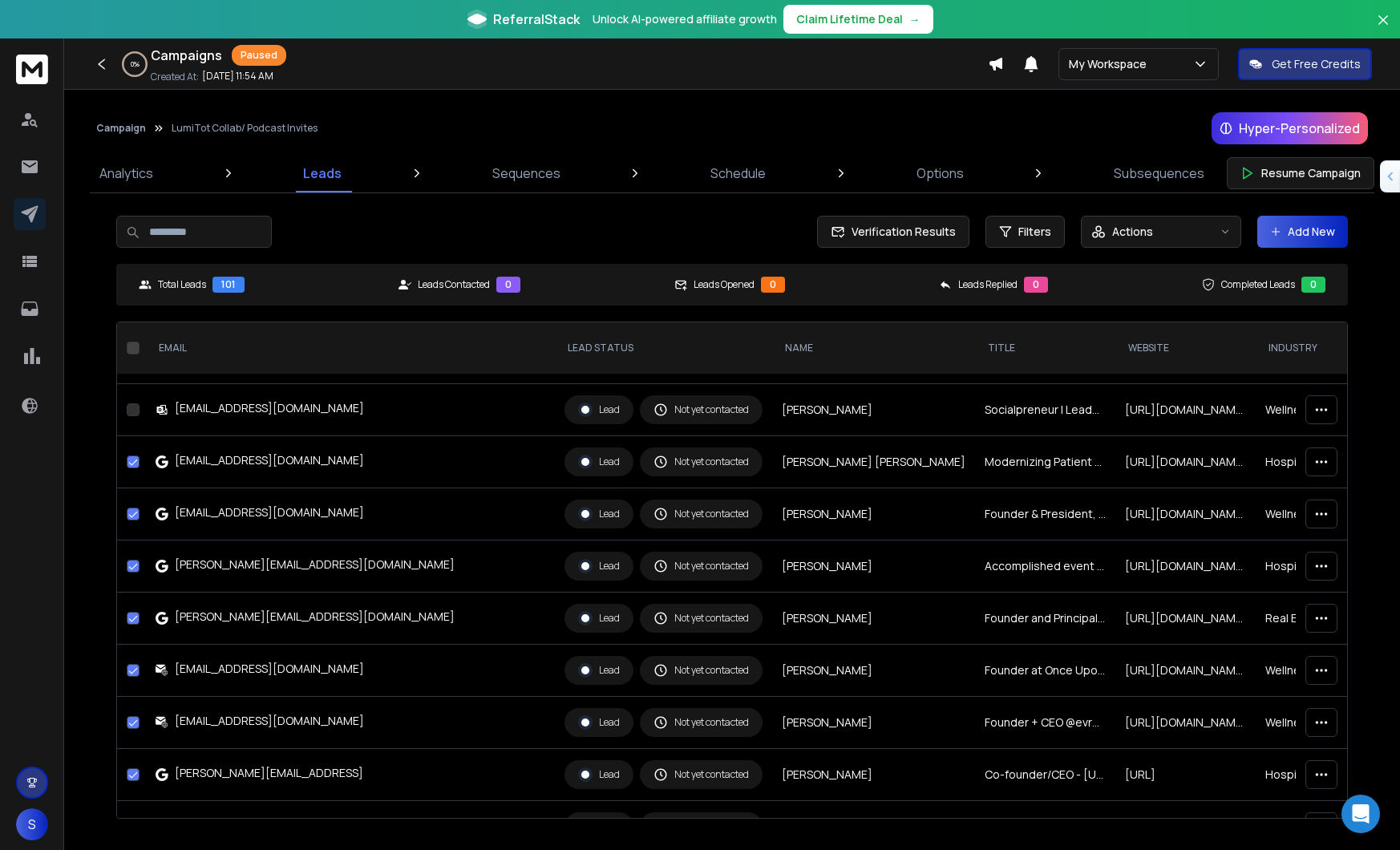
click at [128, 466] on button "button" at bounding box center [133, 462] width 13 height 13
click at [131, 515] on button "button" at bounding box center [133, 514] width 13 height 13
click at [132, 572] on button "button" at bounding box center [133, 567] width 13 height 13
click at [131, 618] on button "button" at bounding box center [133, 619] width 13 height 13
click at [134, 673] on button "button" at bounding box center [133, 671] width 13 height 13
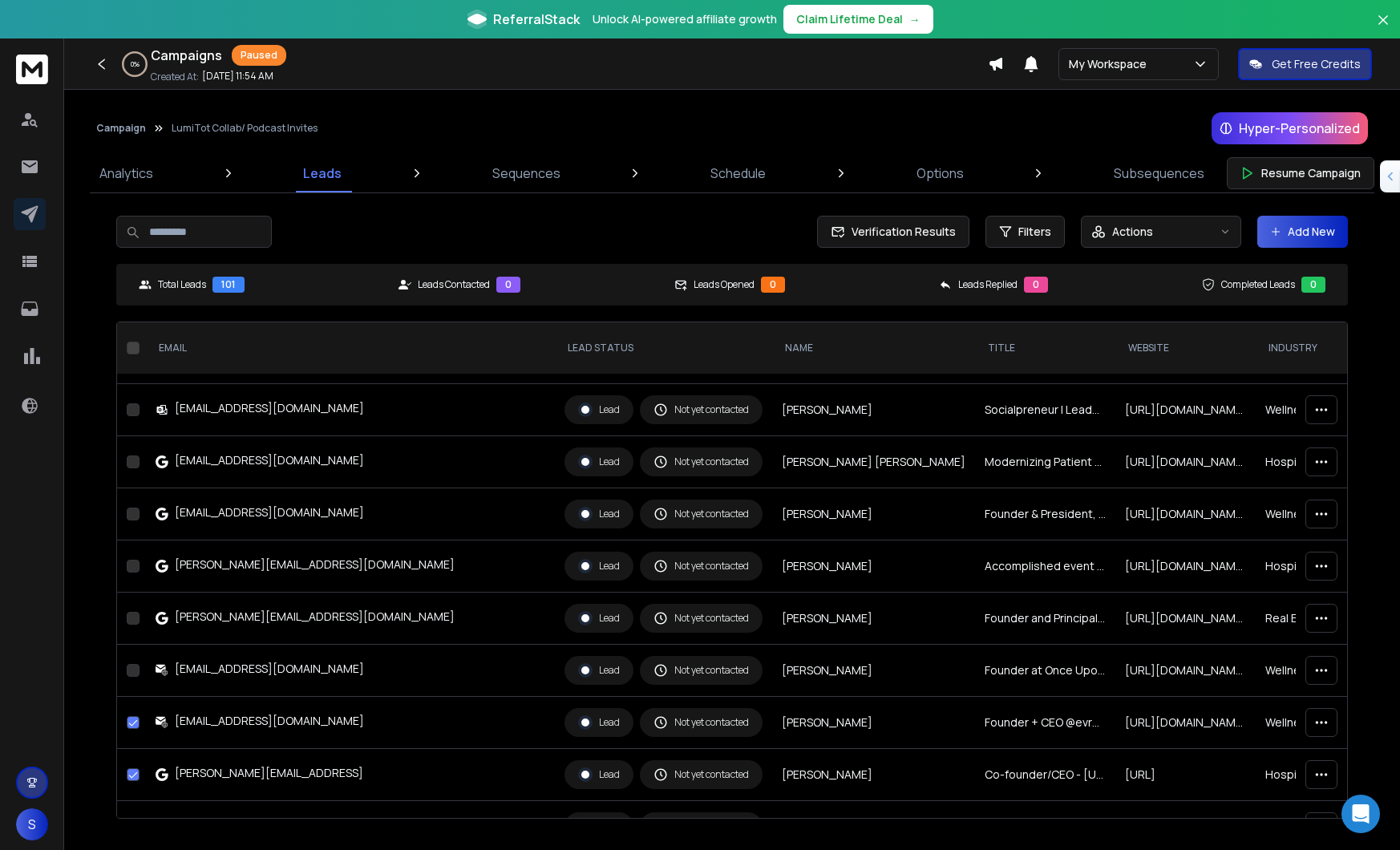
drag, startPoint x: 133, startPoint y: 723, endPoint x: 143, endPoint y: 702, distance: 23.3
click at [133, 723] on button "button" at bounding box center [133, 723] width 13 height 13
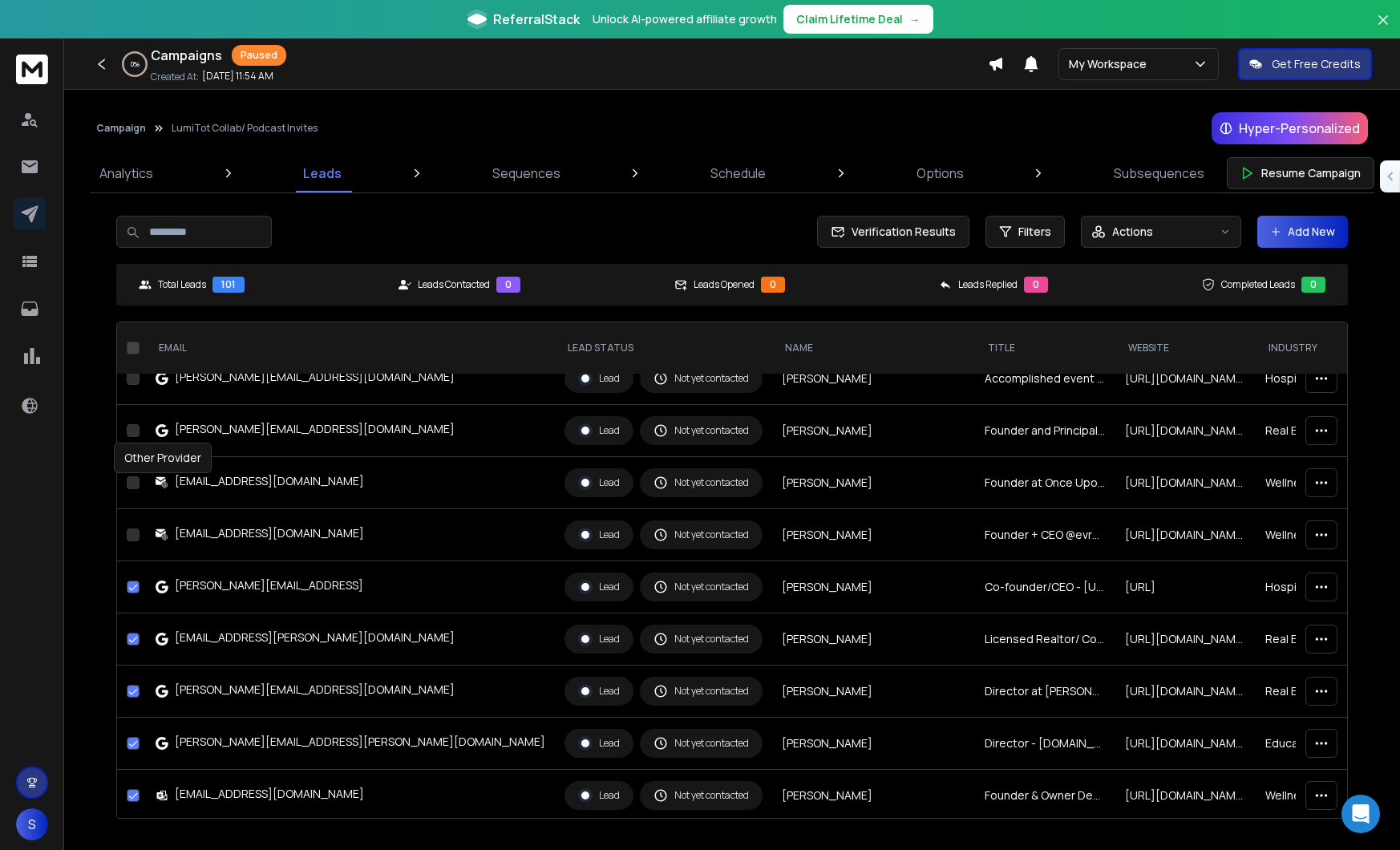
scroll to position [2152, 0]
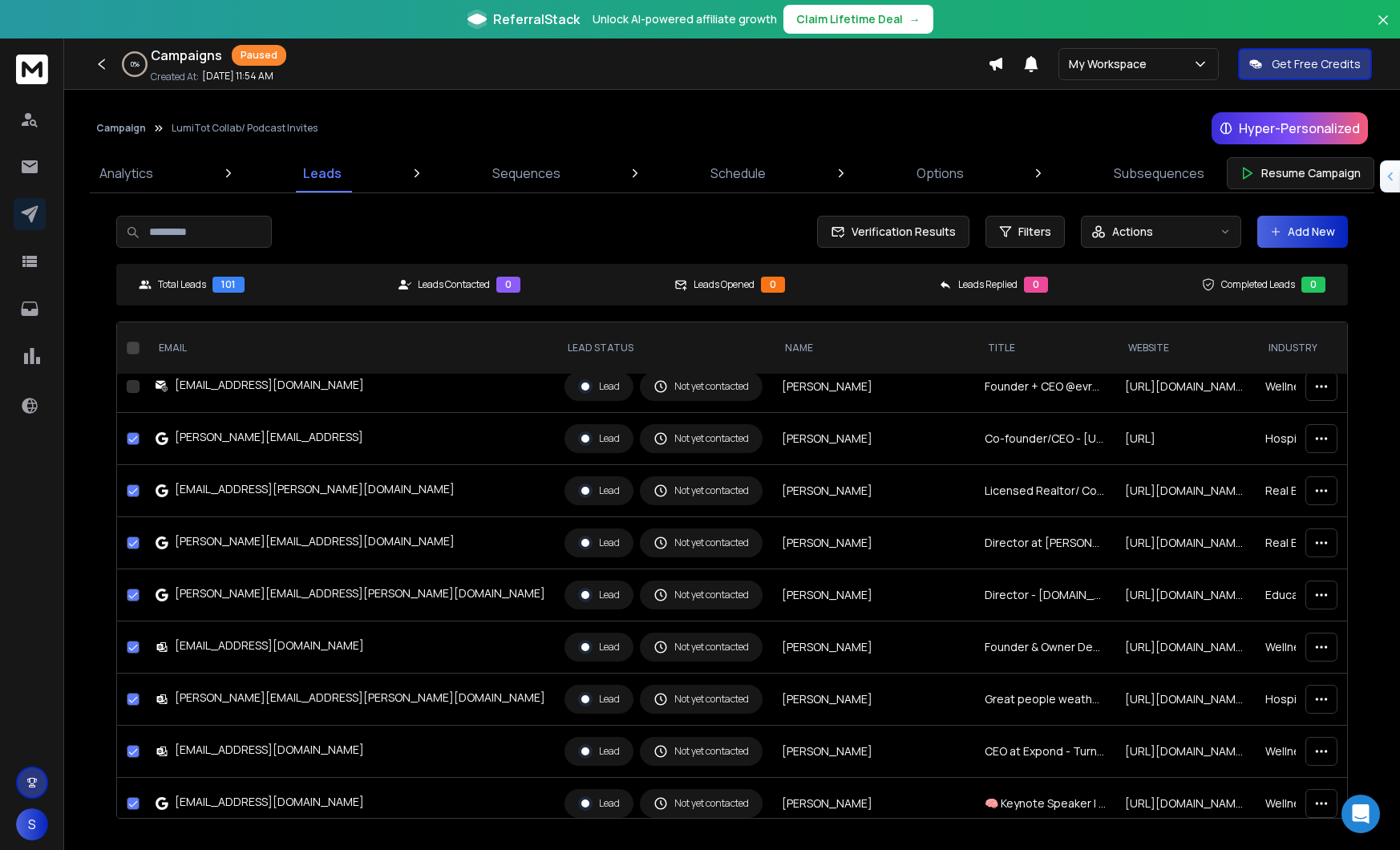
click at [135, 435] on button "button" at bounding box center [133, 439] width 13 height 13
click at [133, 482] on td at bounding box center [132, 491] width 29 height 52
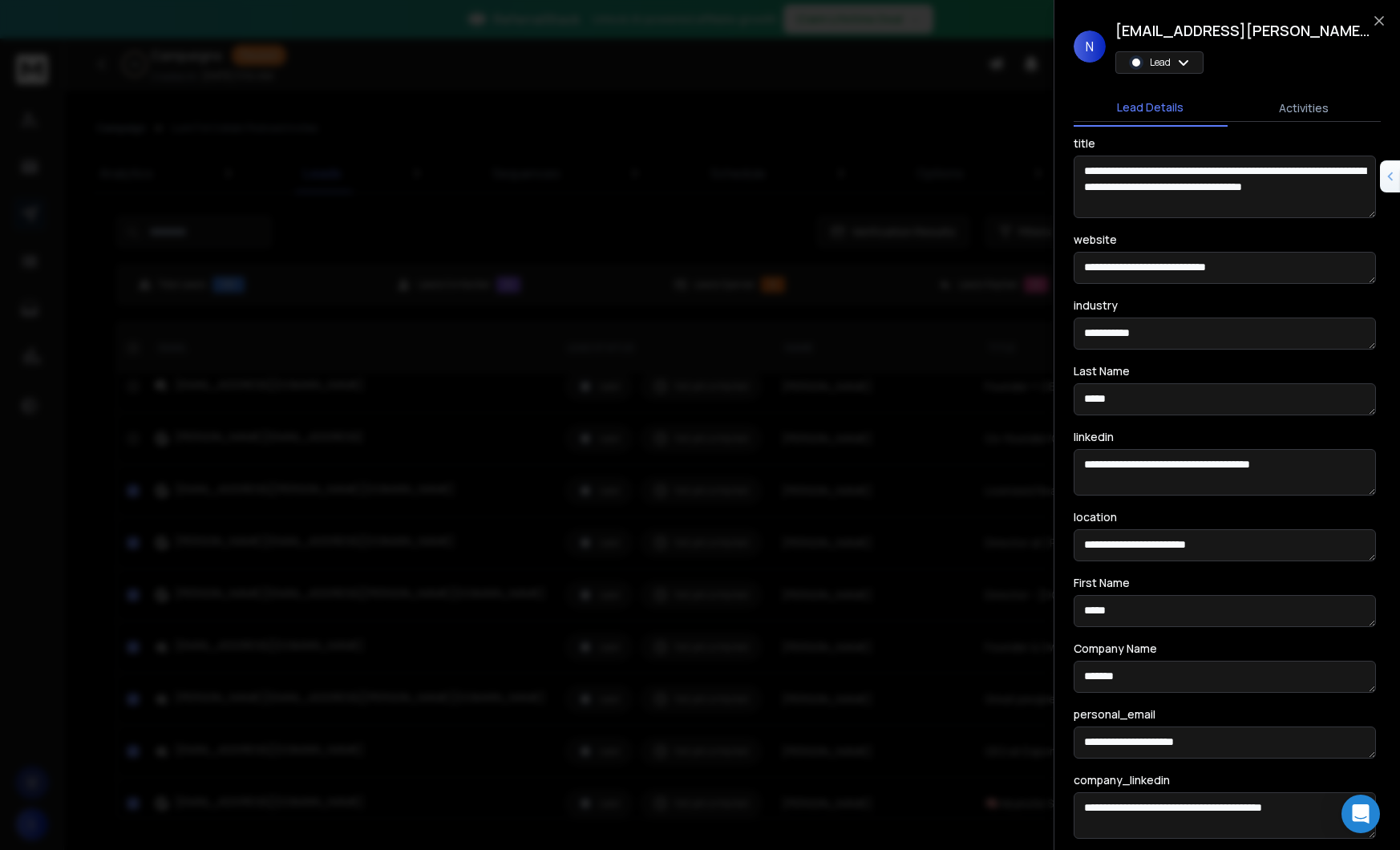
click at [136, 488] on div at bounding box center [700, 425] width 1400 height 850
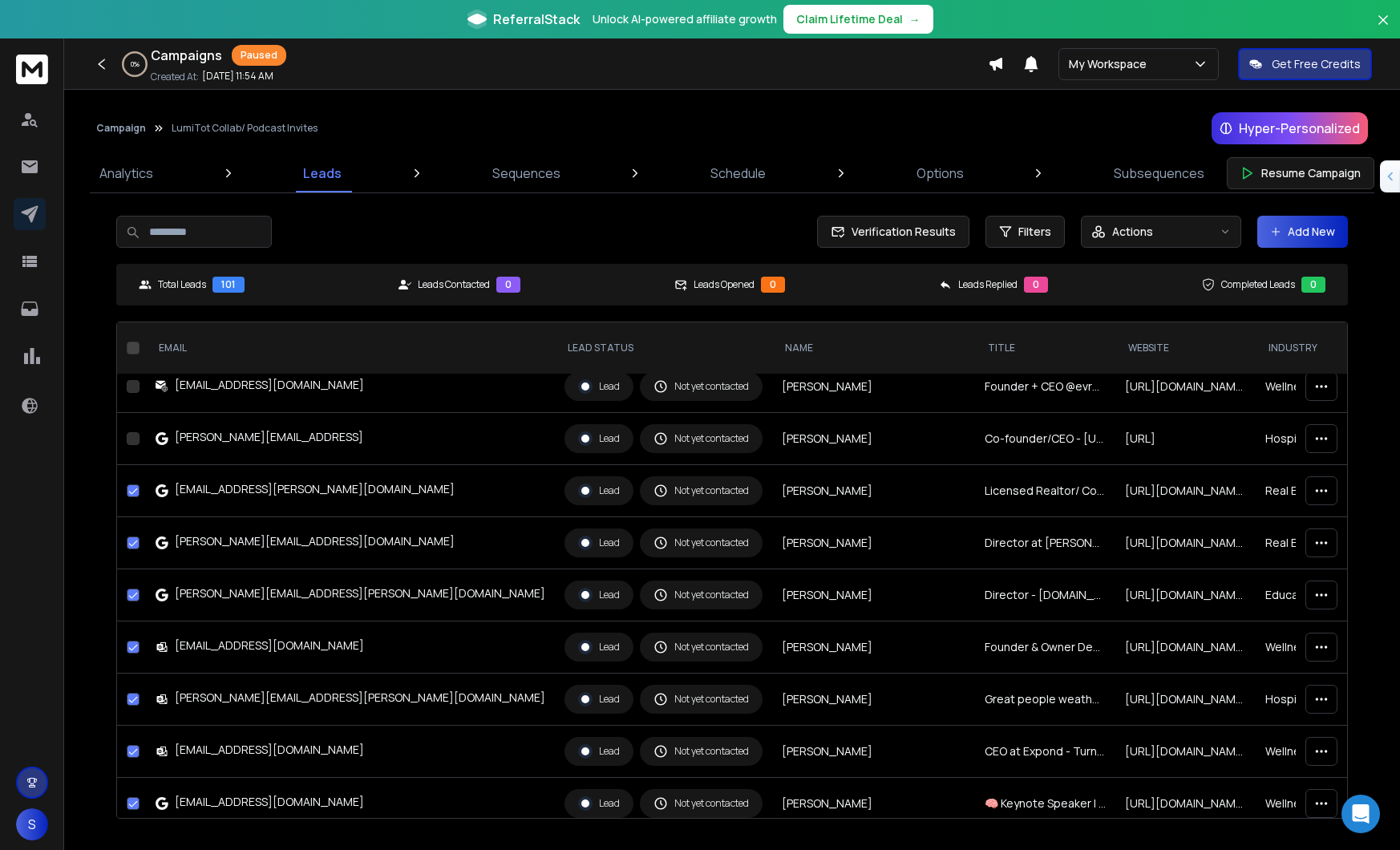
click at [130, 493] on button "button" at bounding box center [133, 491] width 13 height 13
click at [132, 543] on button "button" at bounding box center [133, 543] width 13 height 13
click at [132, 598] on button "button" at bounding box center [133, 596] width 13 height 13
click at [131, 648] on button "button" at bounding box center [133, 648] width 13 height 13
click at [128, 704] on button "button" at bounding box center [133, 700] width 13 height 13
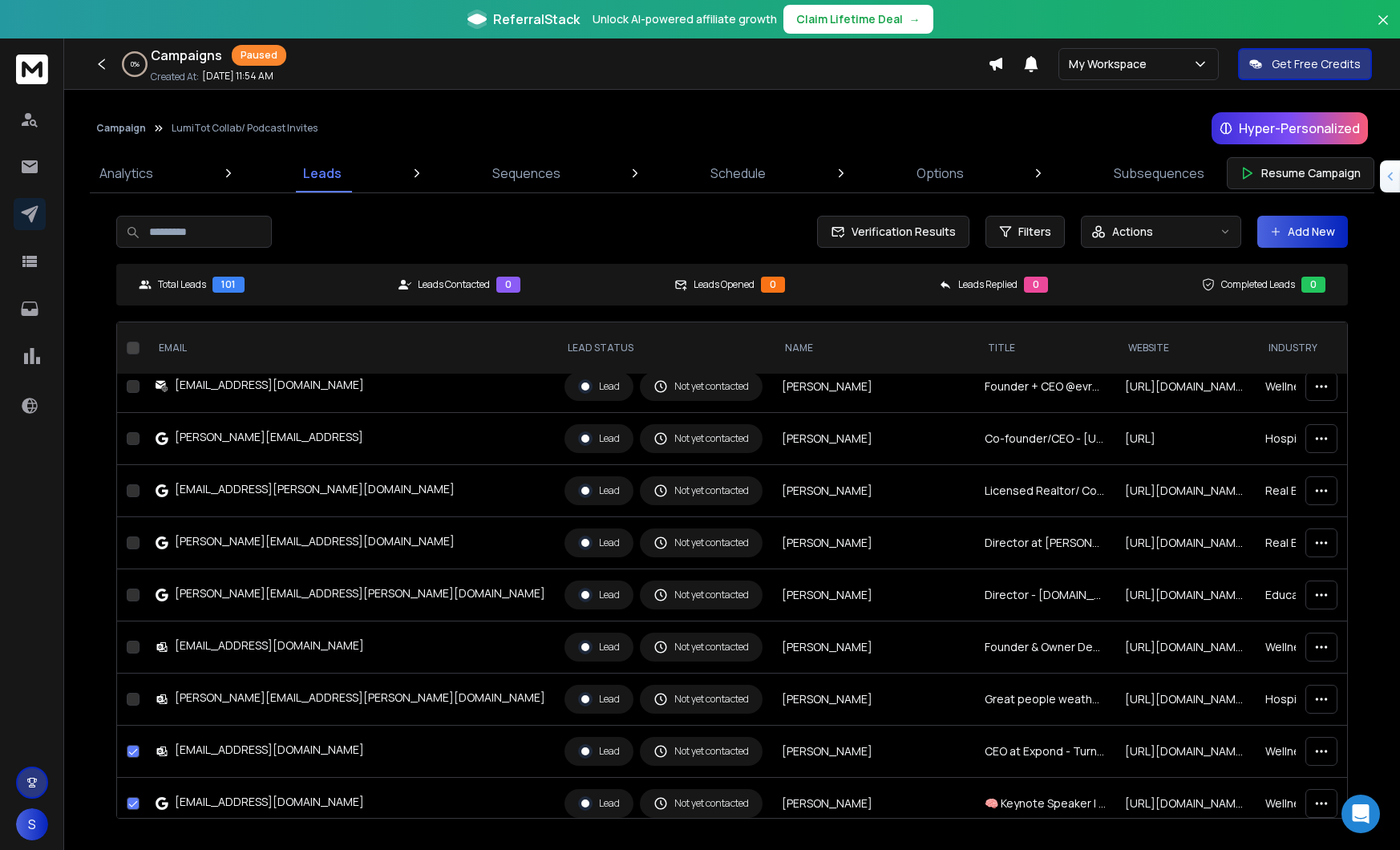
click at [134, 752] on button "button" at bounding box center [133, 752] width 13 height 13
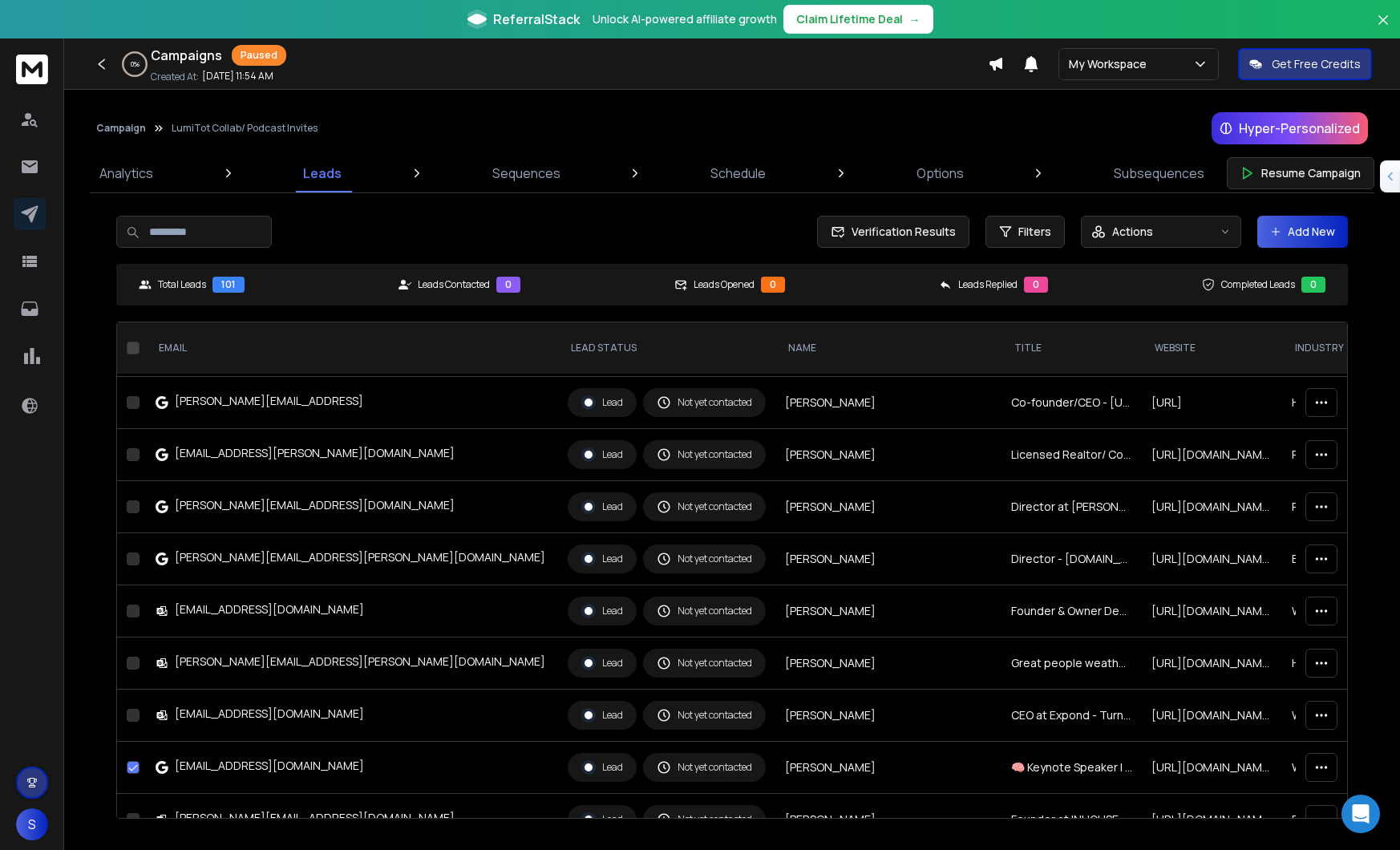
click at [135, 767] on button "button" at bounding box center [133, 768] width 13 height 13
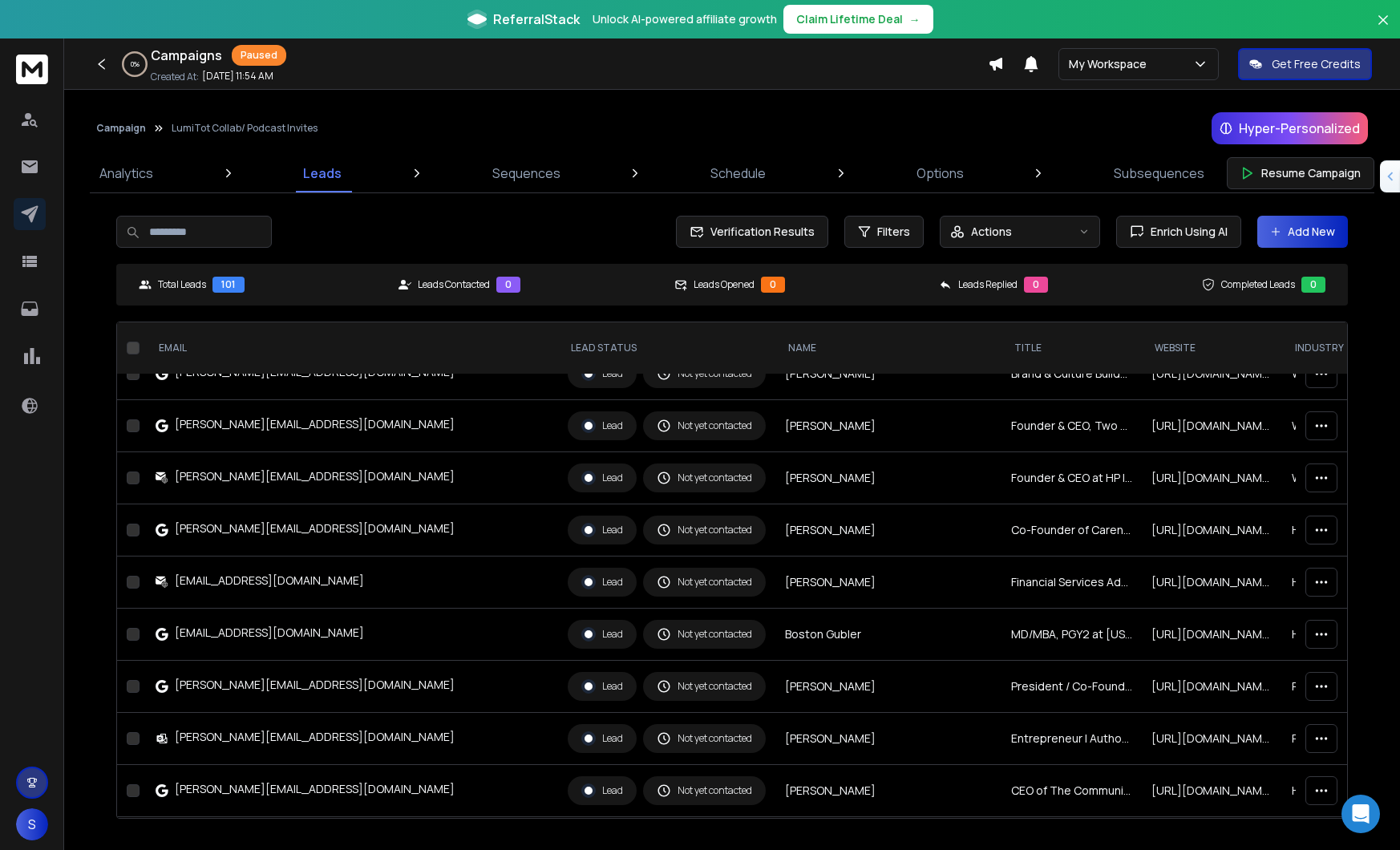
scroll to position [0, 0]
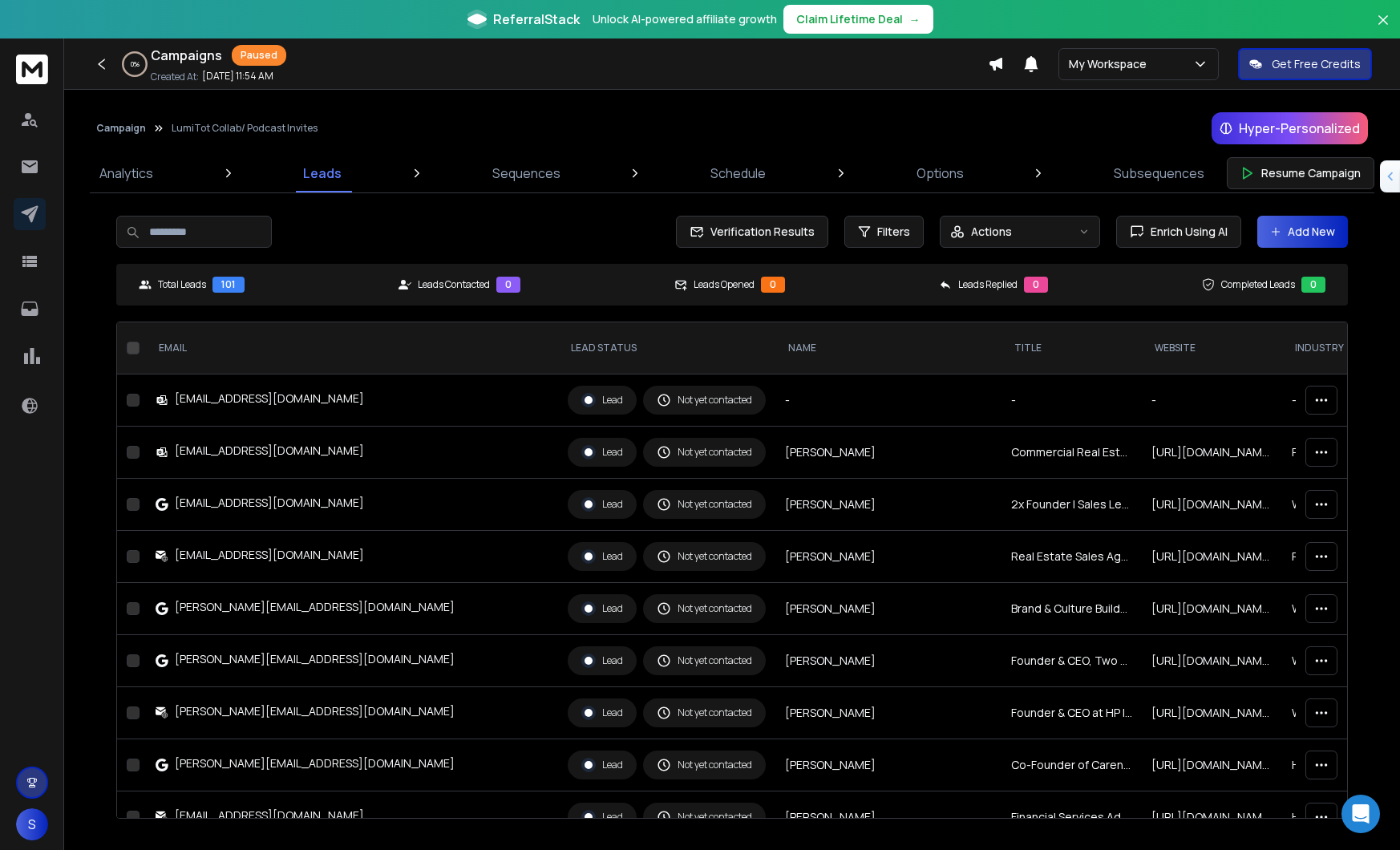
click at [131, 404] on button "button" at bounding box center [133, 401] width 13 height 13
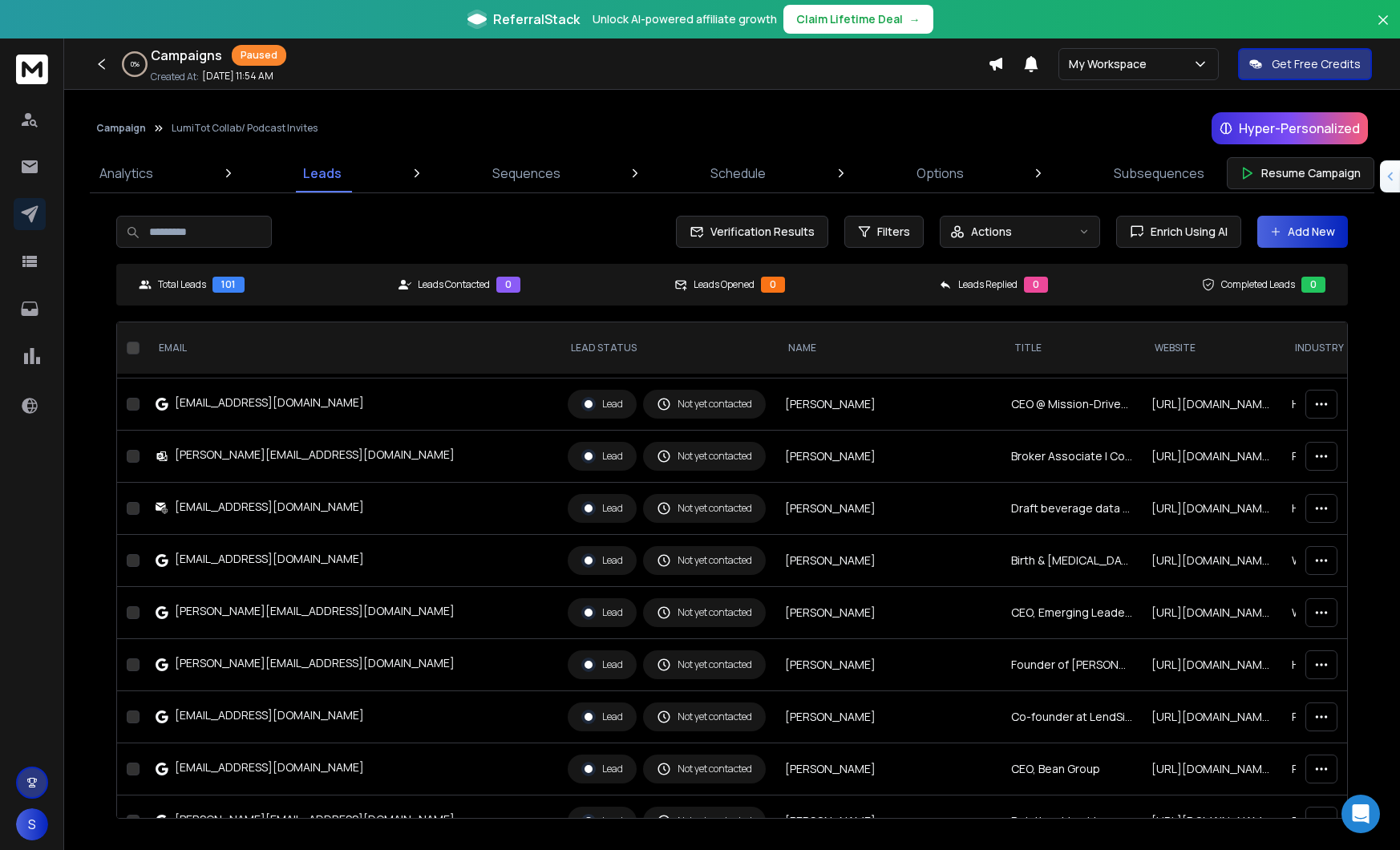
scroll to position [4847, 0]
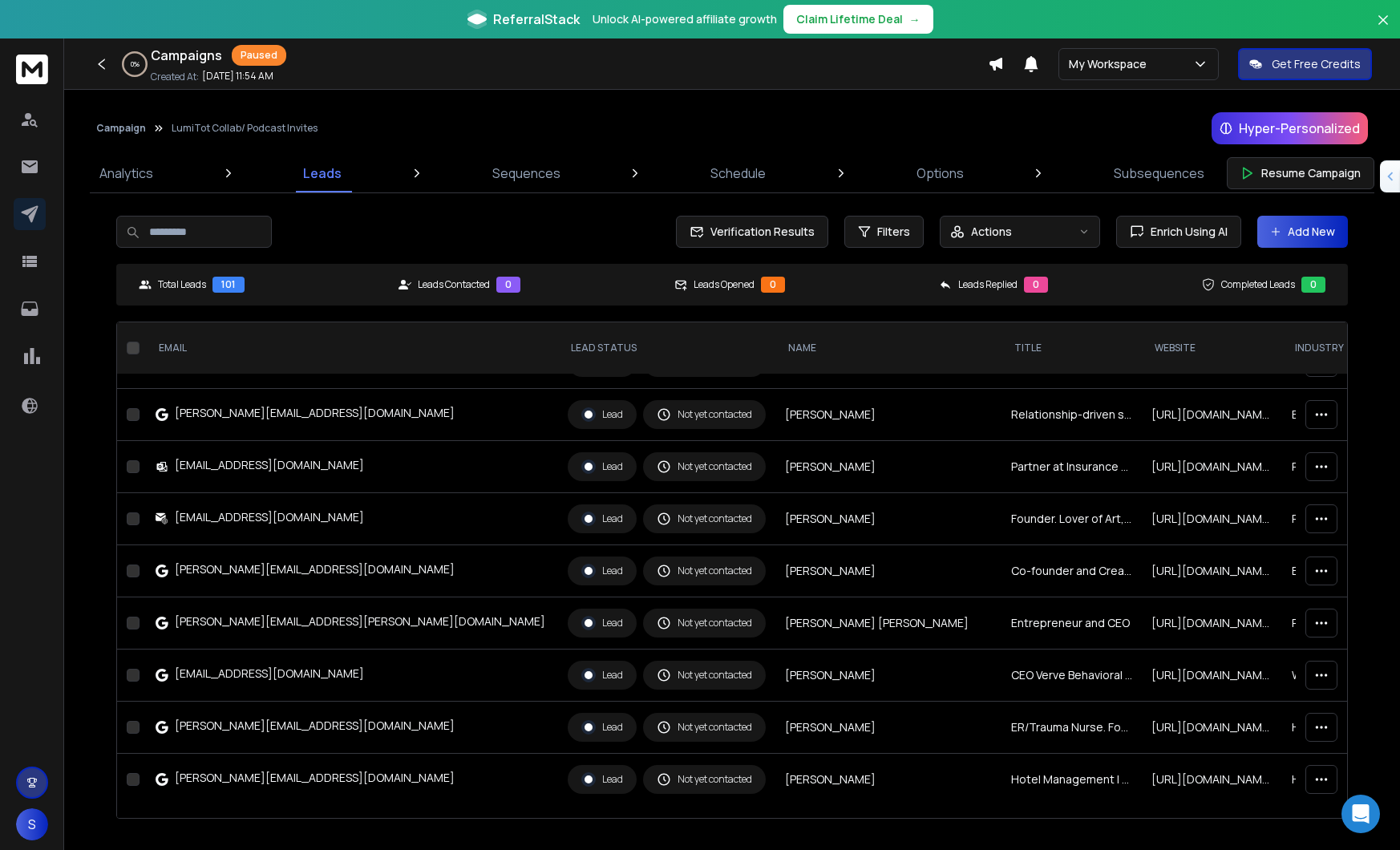
click at [129, 776] on td at bounding box center [132, 780] width 29 height 52
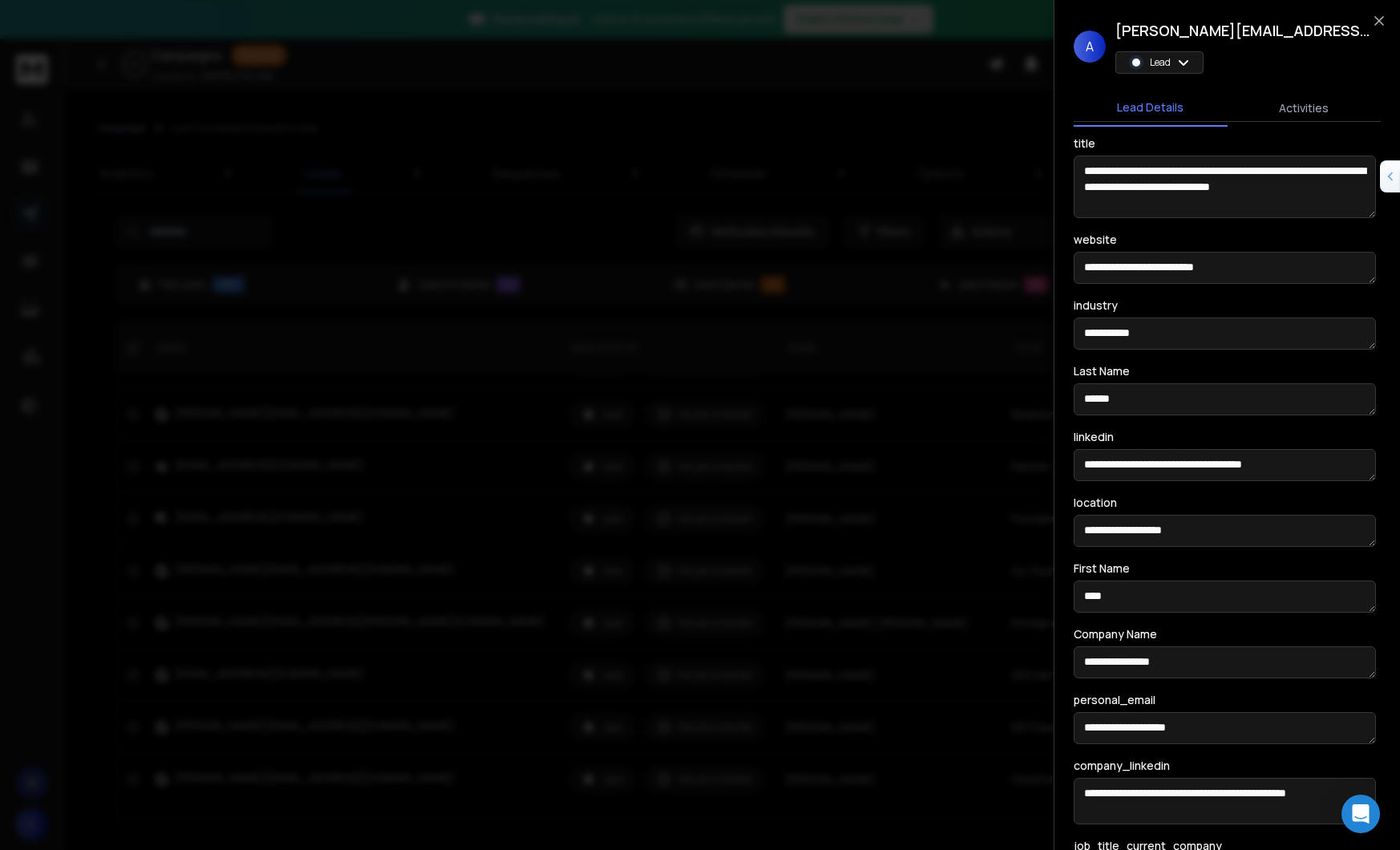
click at [130, 775] on div at bounding box center [700, 425] width 1400 height 850
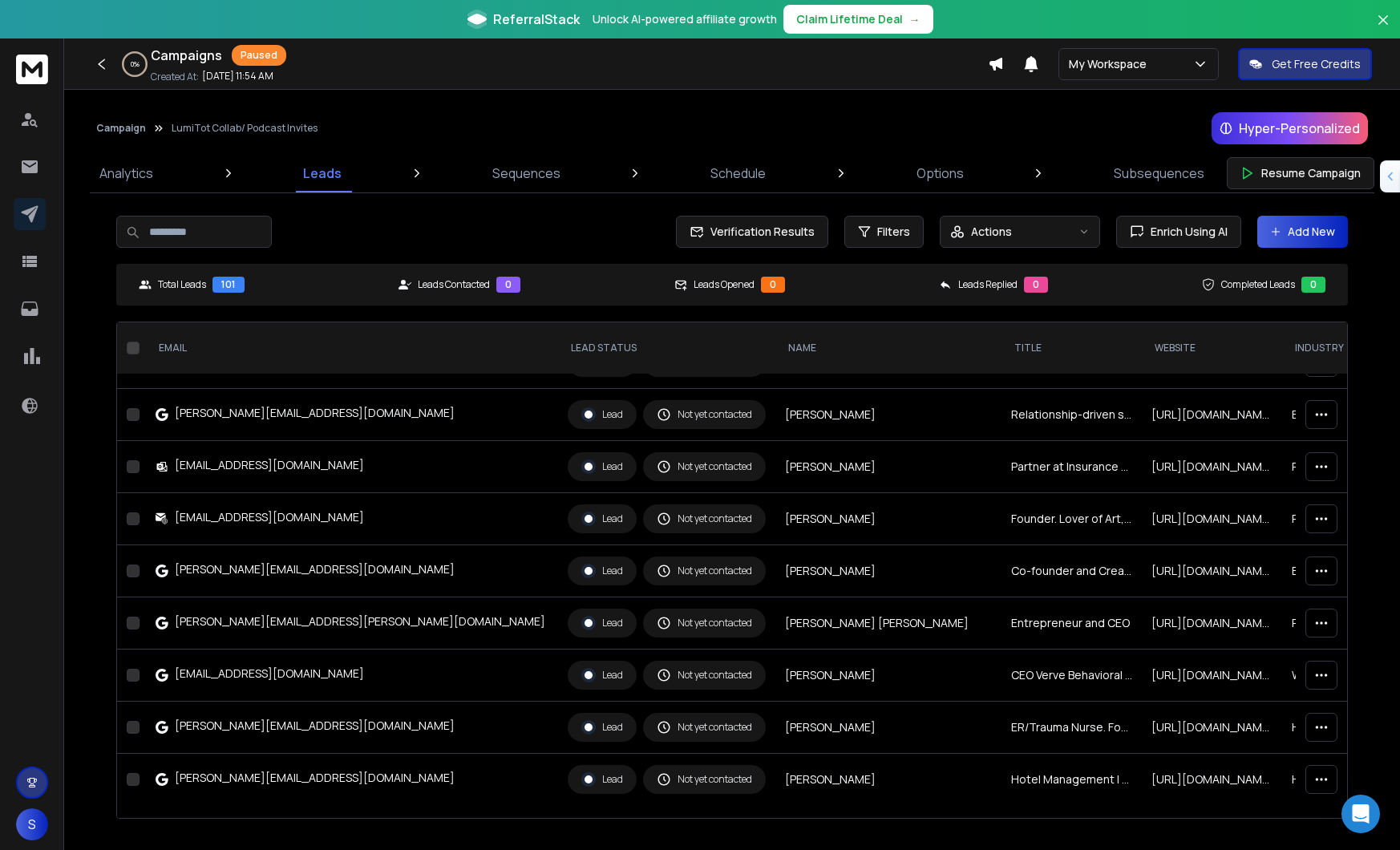
click at [129, 774] on button "button" at bounding box center [133, 780] width 13 height 13
click at [142, 722] on div at bounding box center [136, 728] width 19 height 13
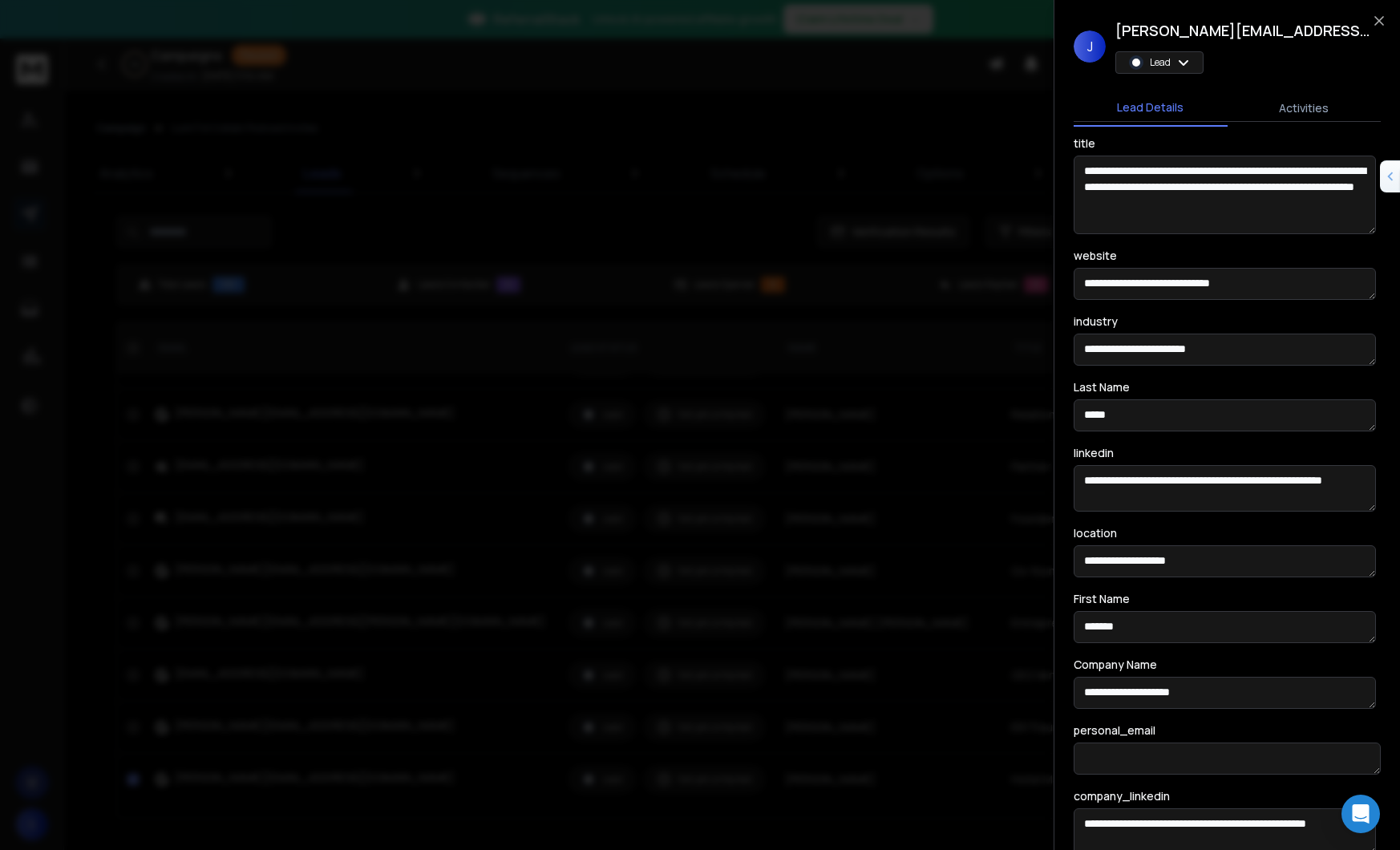
click at [140, 722] on div at bounding box center [700, 425] width 1400 height 850
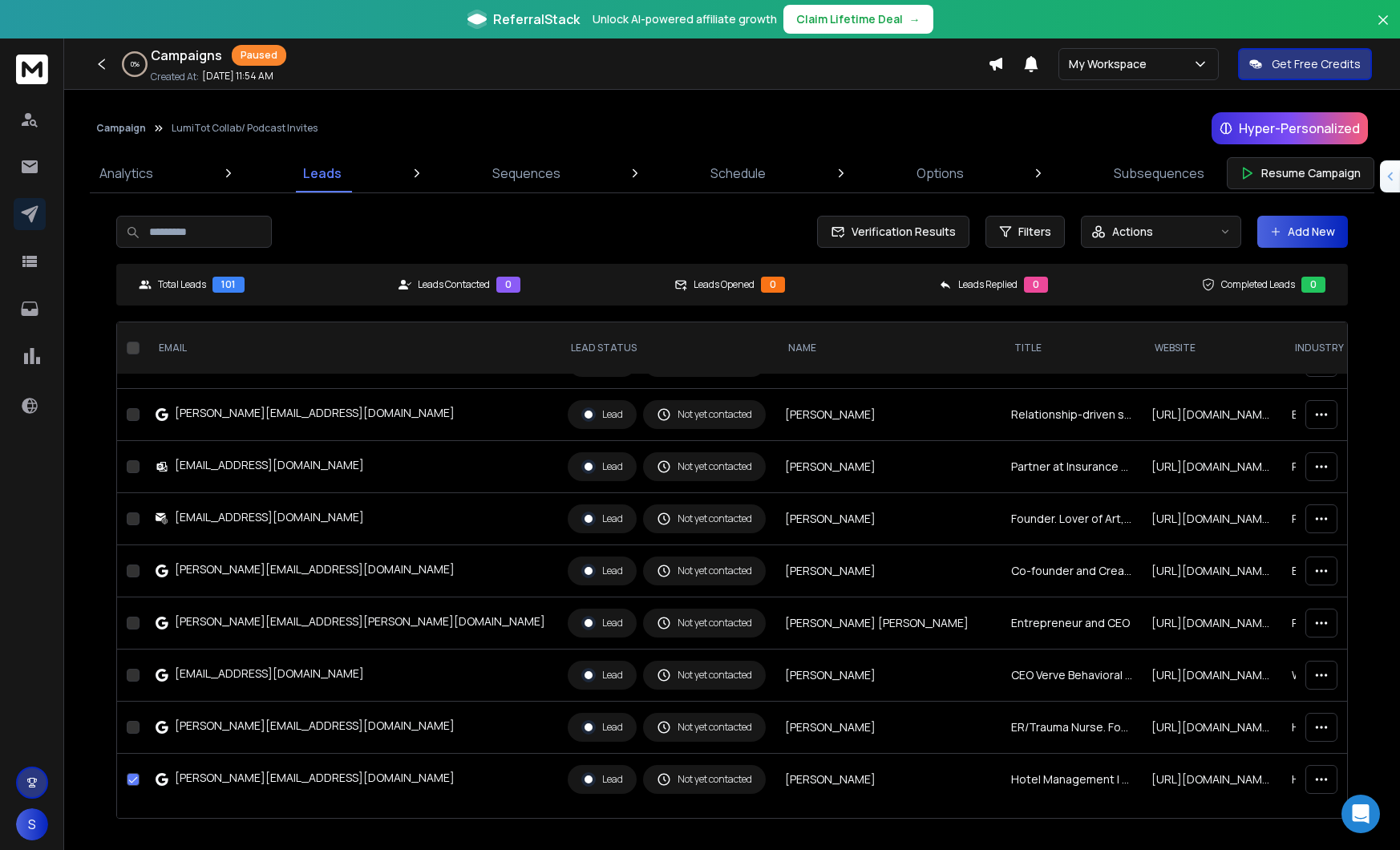
click at [136, 722] on button "button" at bounding box center [133, 728] width 13 height 13
click at [139, 669] on div at bounding box center [136, 676] width 19 height 13
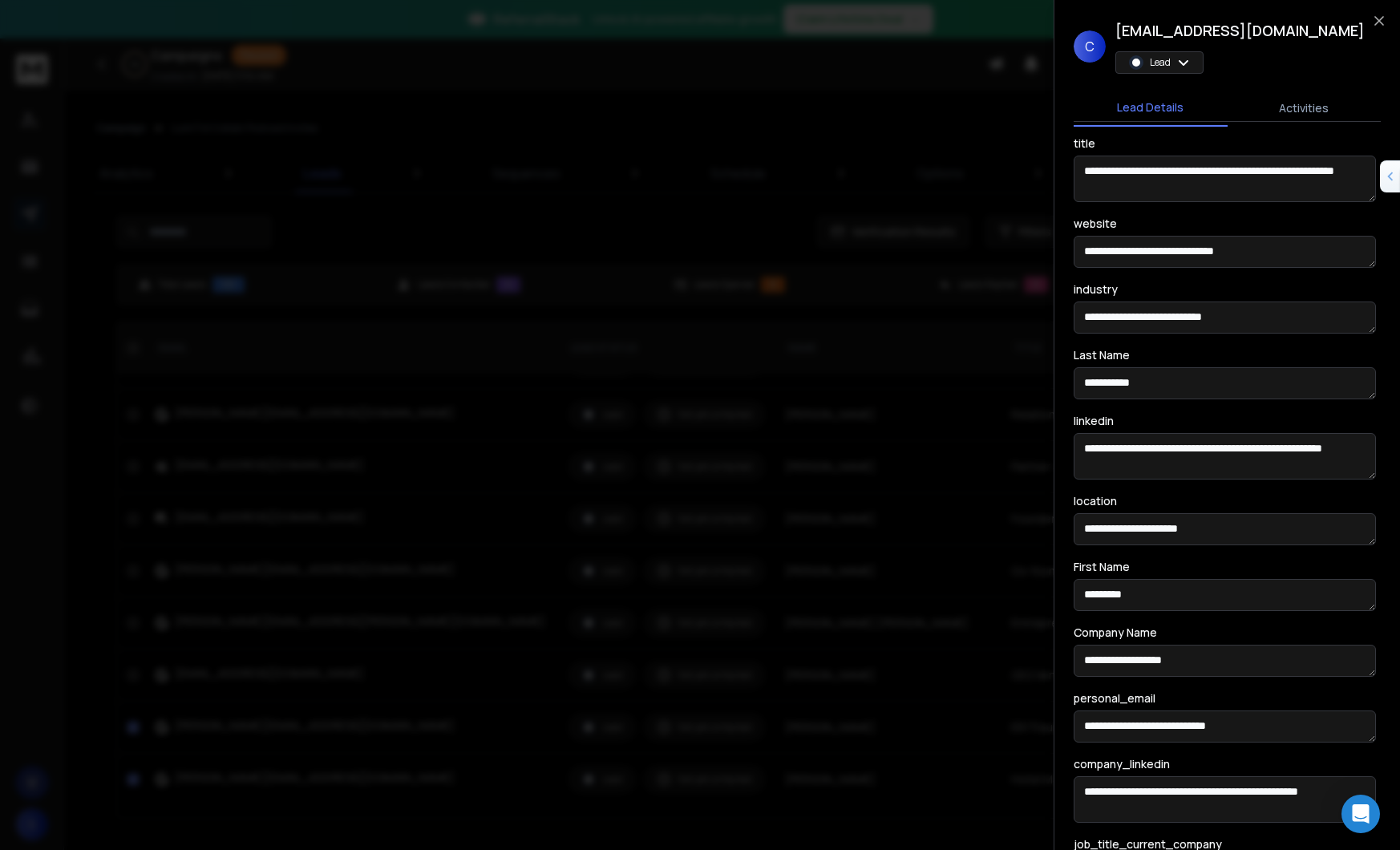
click at [151, 681] on div at bounding box center [700, 425] width 1400 height 850
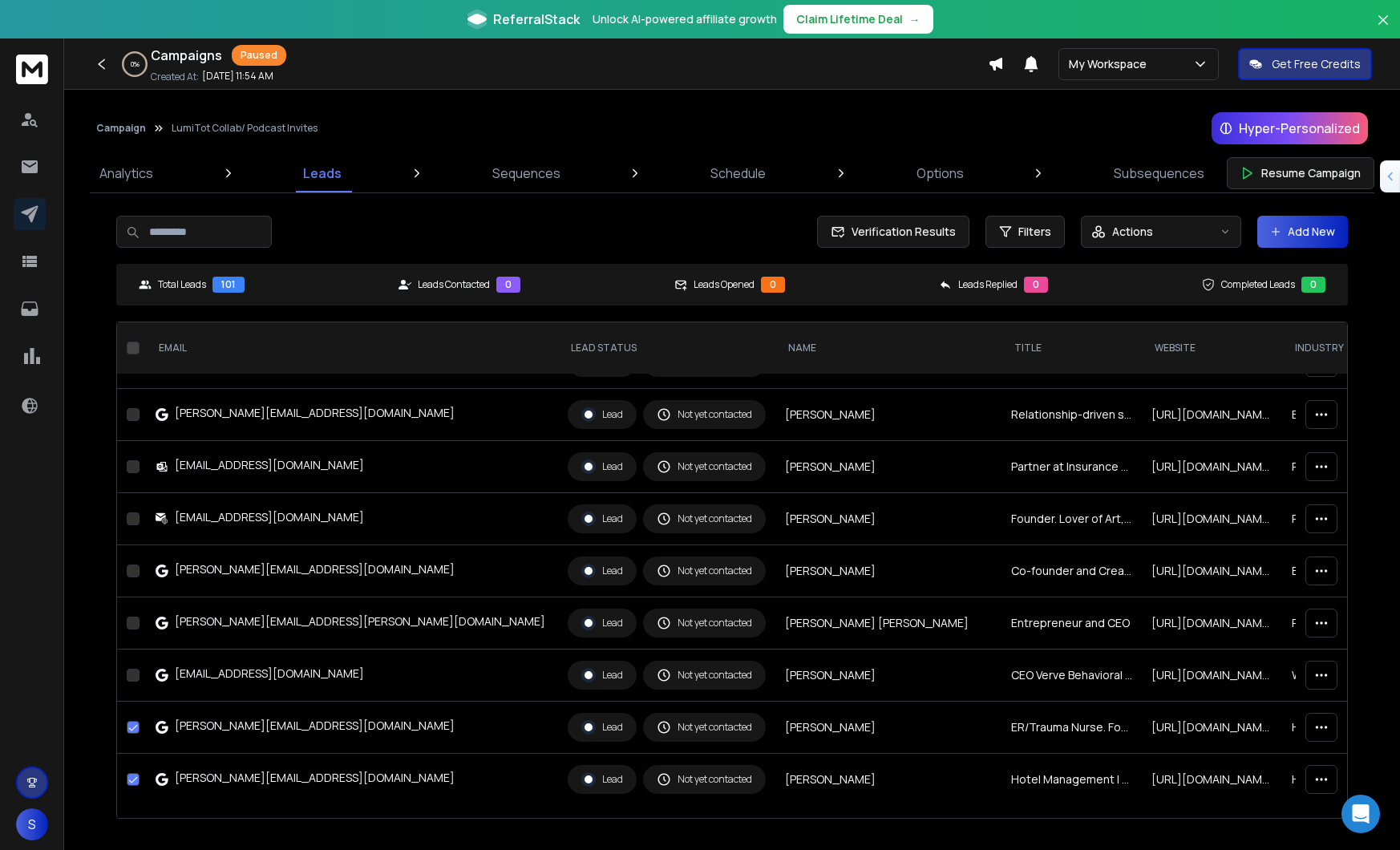
click at [134, 669] on button "button" at bounding box center [133, 676] width 13 height 13
click at [135, 617] on button "button" at bounding box center [133, 624] width 13 height 13
click at [133, 565] on button "button" at bounding box center [133, 571] width 13 height 13
click at [131, 513] on button "button" at bounding box center [133, 519] width 13 height 13
click at [134, 461] on button "button" at bounding box center [133, 467] width 13 height 13
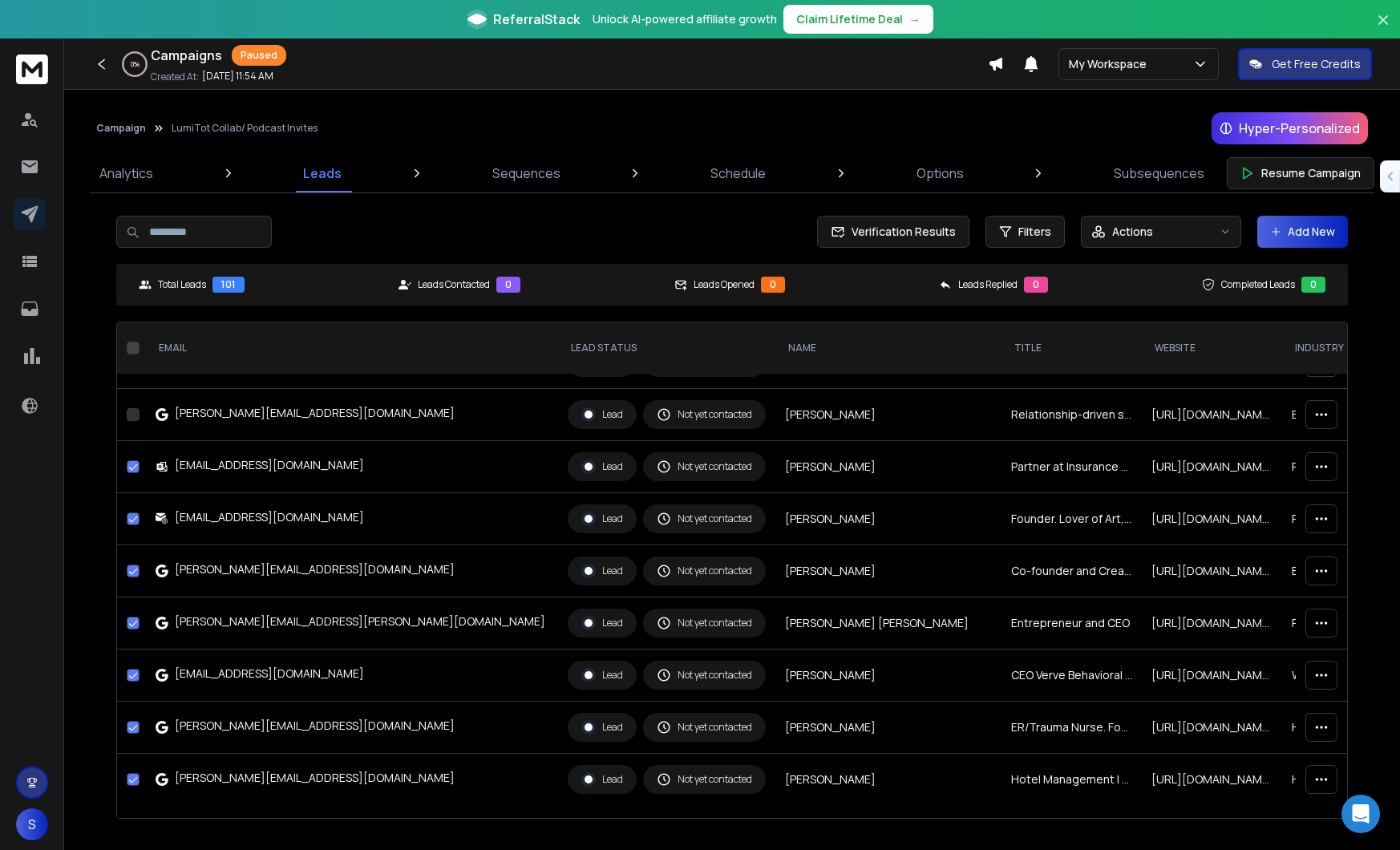
click at [136, 409] on button "button" at bounding box center [133, 415] width 13 height 13
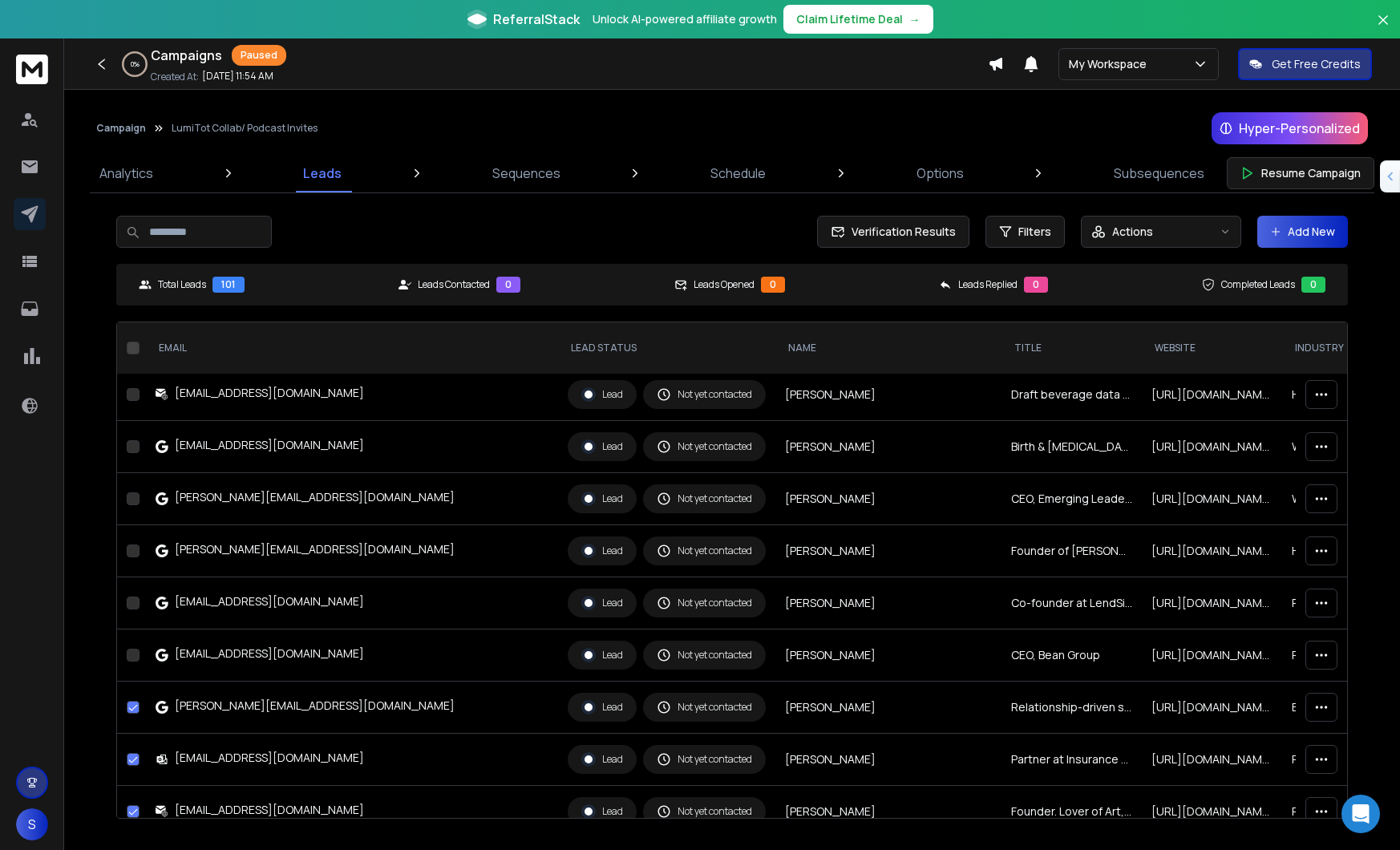
scroll to position [4521, 0]
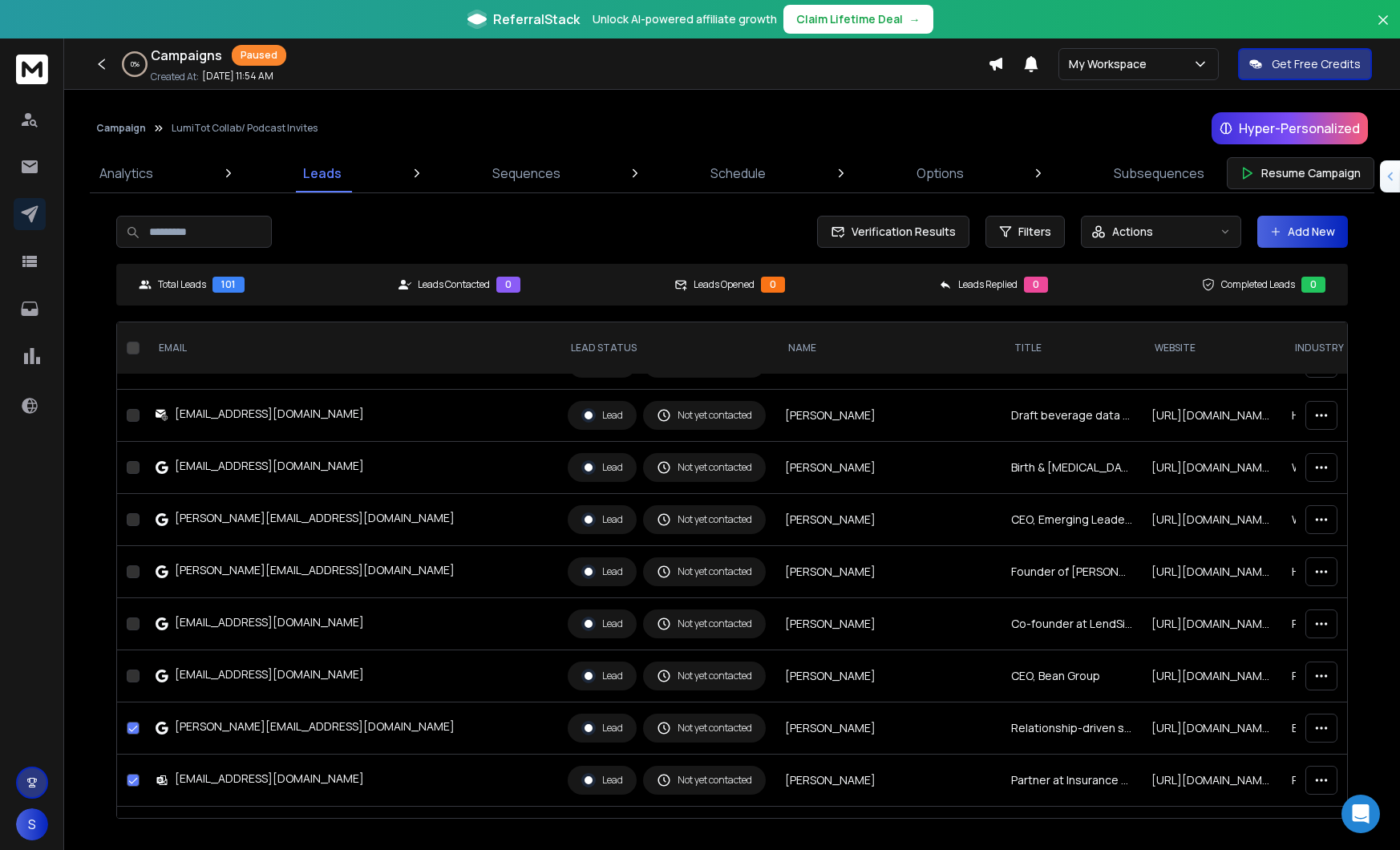
click at [130, 677] on button "button" at bounding box center [133, 677] width 13 height 13
click at [136, 621] on button "button" at bounding box center [133, 624] width 13 height 13
click at [132, 577] on button "button" at bounding box center [133, 572] width 13 height 13
click at [131, 522] on button "button" at bounding box center [133, 520] width 13 height 13
drag, startPoint x: 132, startPoint y: 468, endPoint x: 136, endPoint y: 442, distance: 26.3
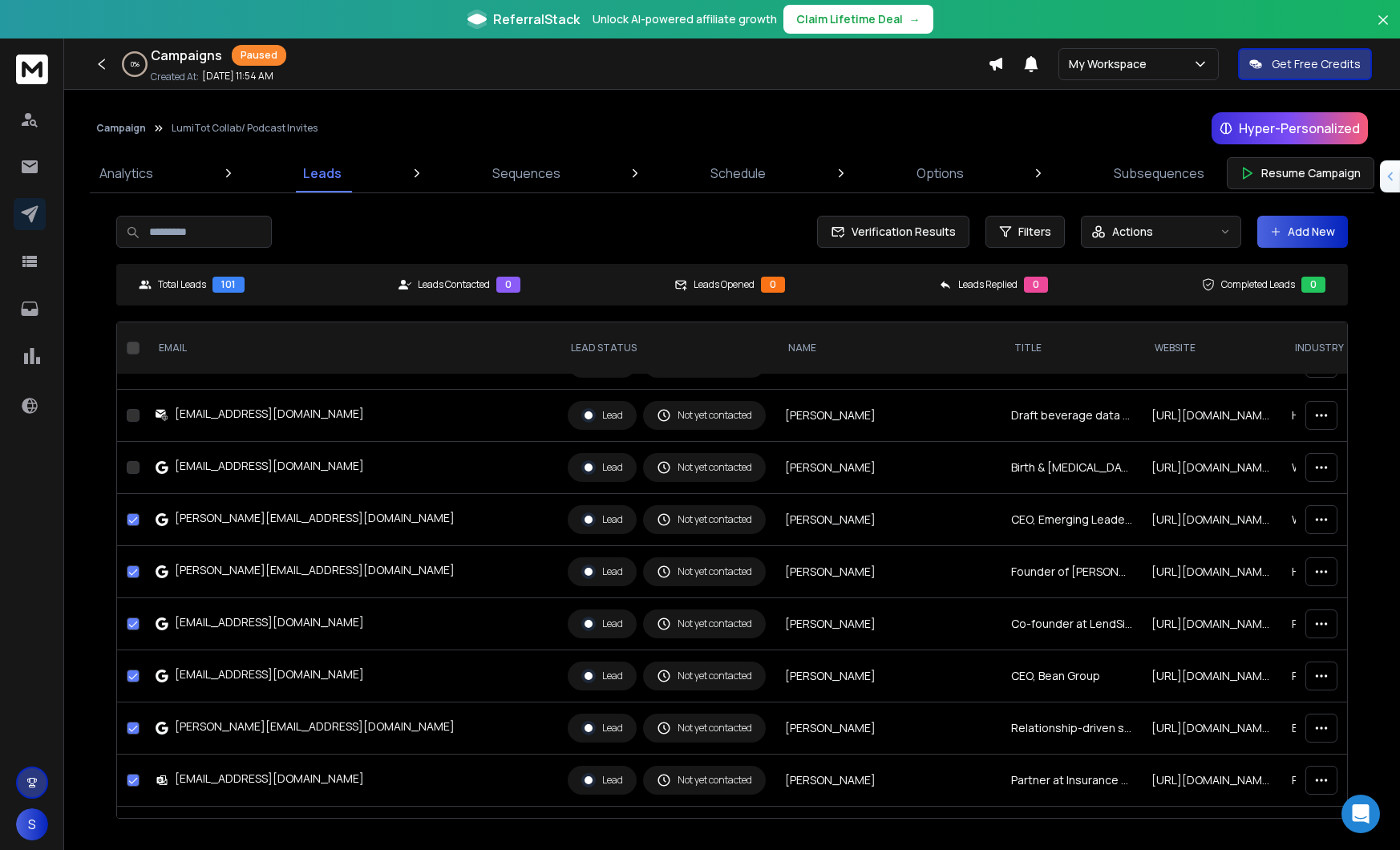
click at [132, 467] on button "button" at bounding box center [133, 468] width 13 height 13
click at [135, 412] on button "button" at bounding box center [133, 416] width 13 height 13
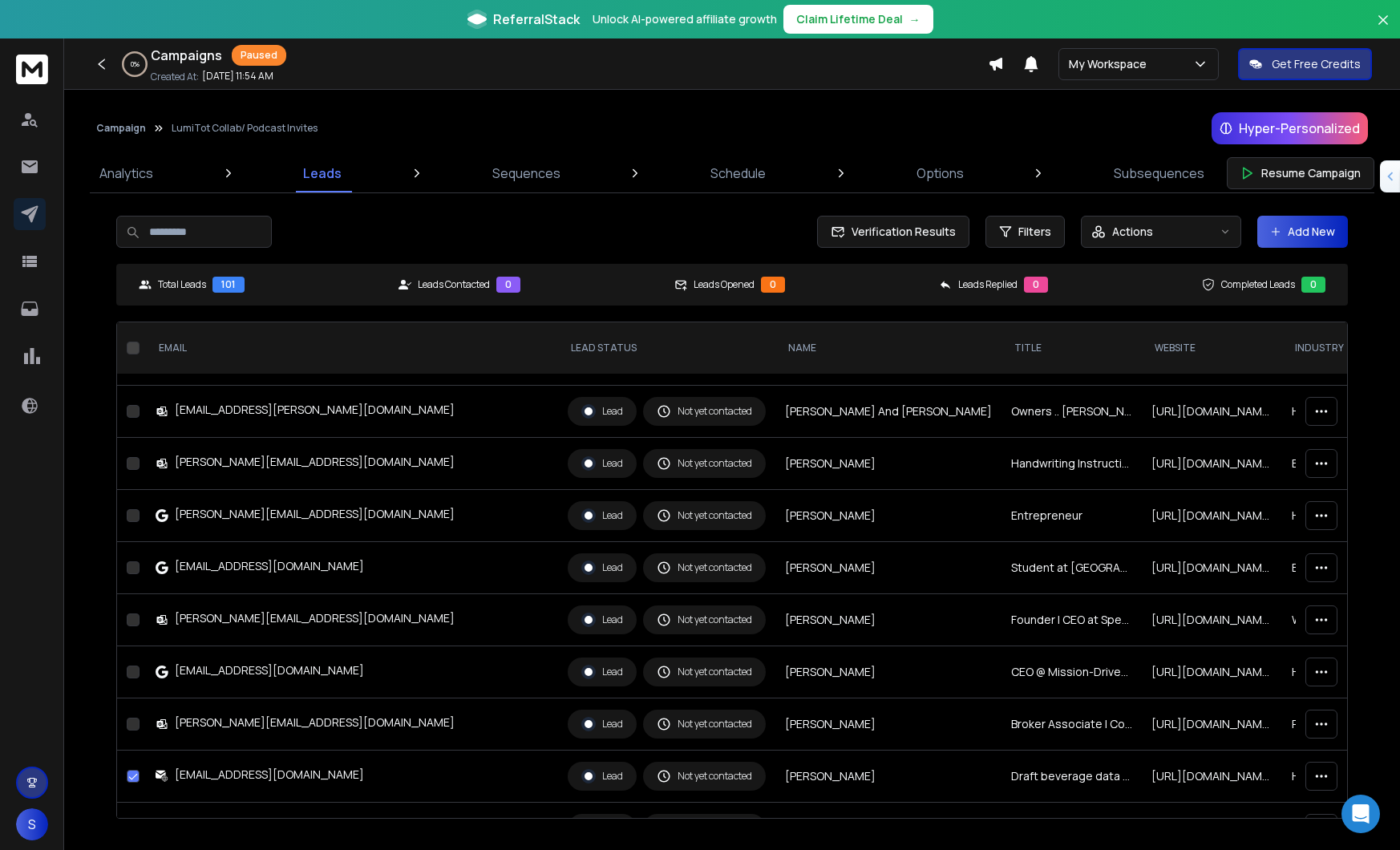
scroll to position [4171, 0]
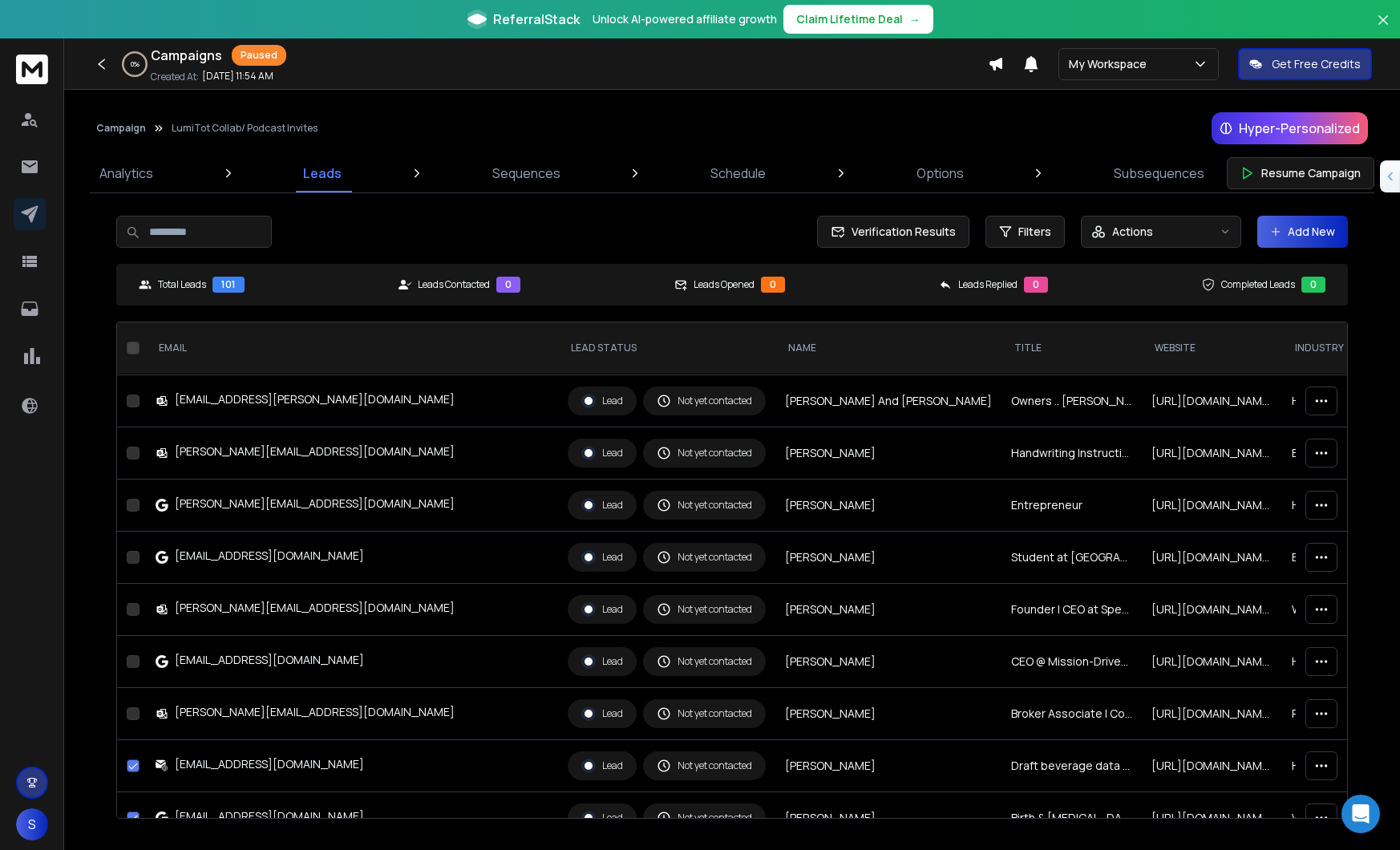
click at [131, 712] on button "button" at bounding box center [133, 714] width 13 height 13
click at [134, 671] on td at bounding box center [132, 662] width 29 height 52
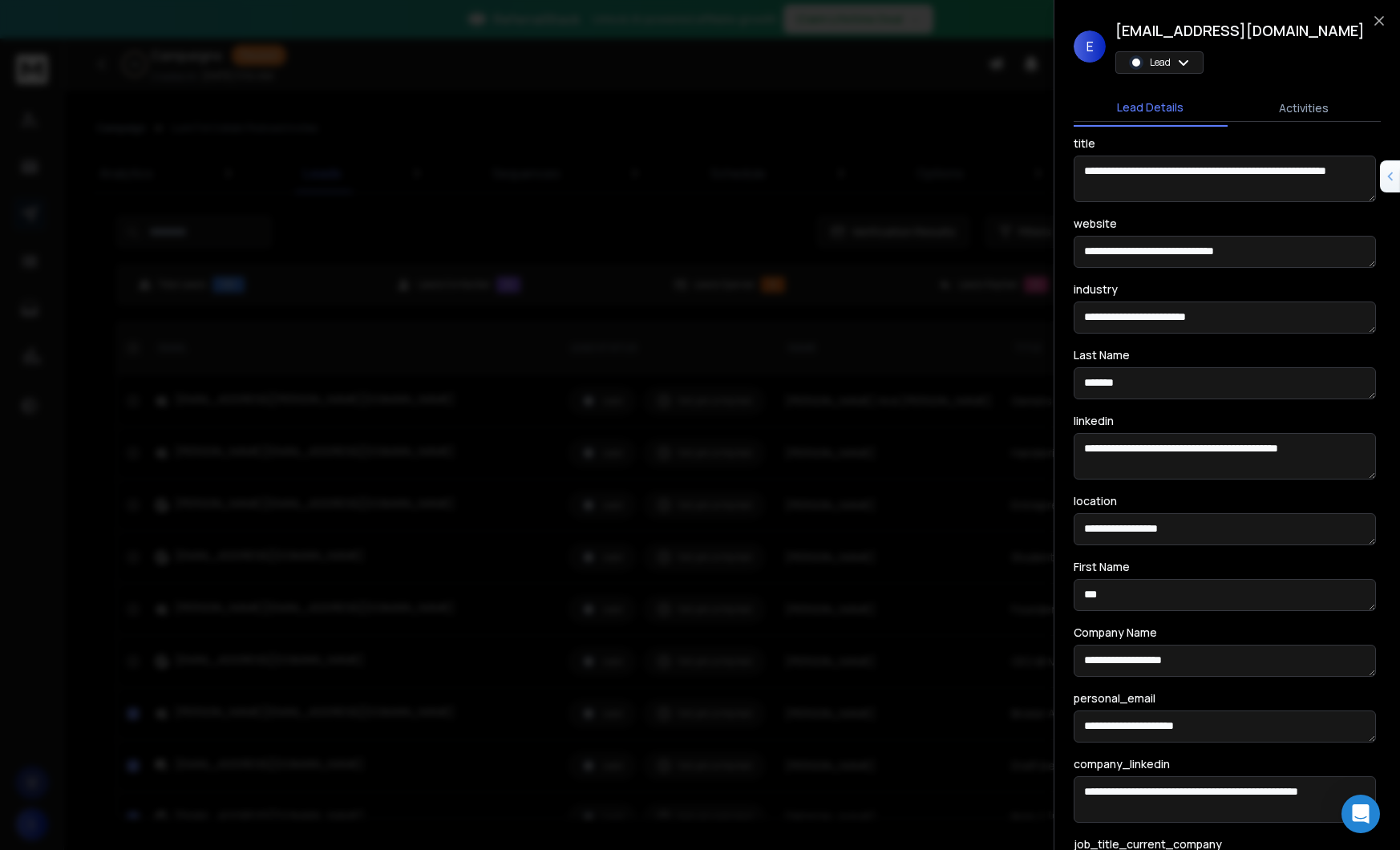
click at [133, 673] on div at bounding box center [700, 425] width 1400 height 850
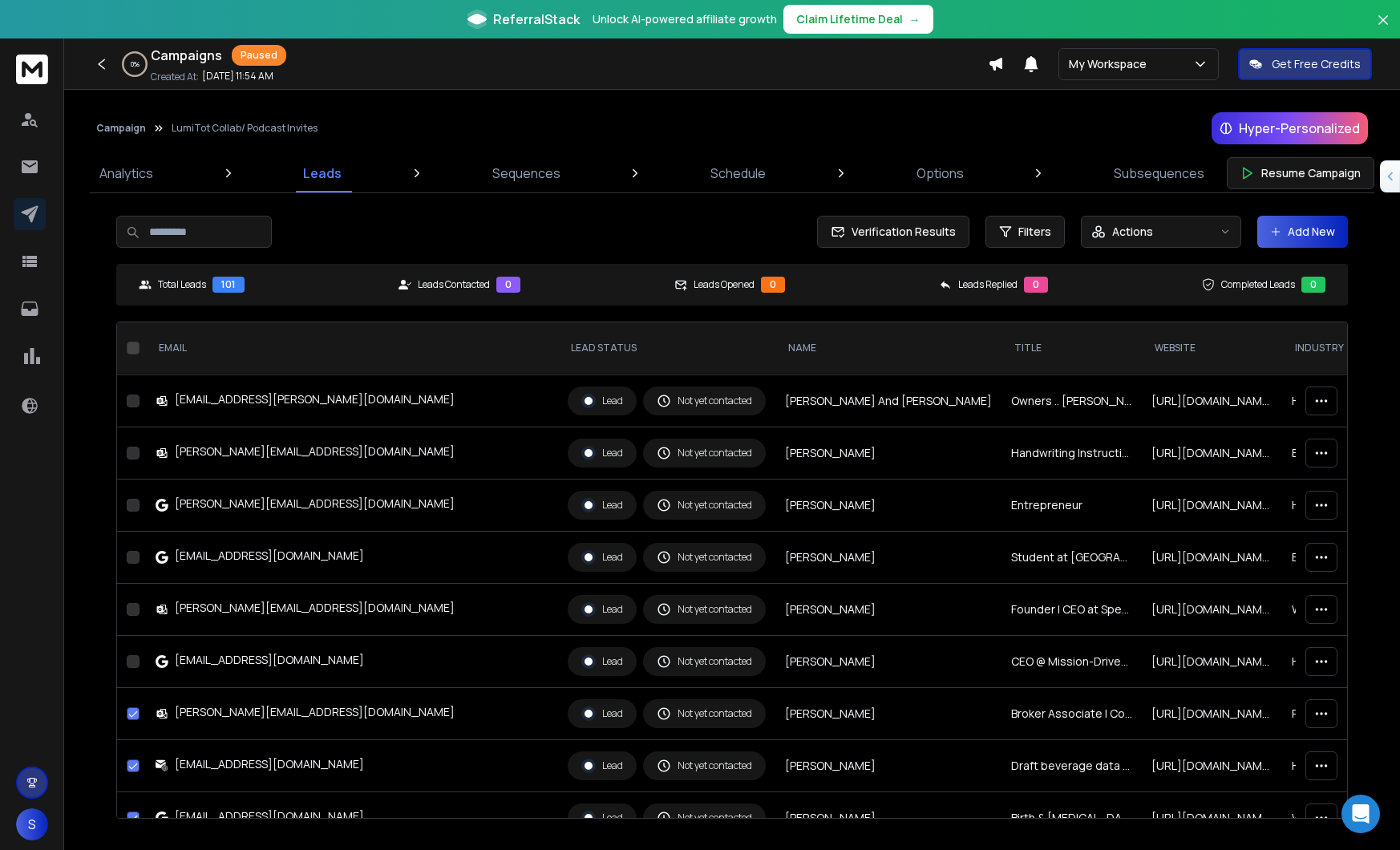
click at [130, 660] on button "button" at bounding box center [133, 662] width 13 height 13
click at [127, 611] on button "button" at bounding box center [133, 610] width 13 height 13
click at [132, 553] on button "button" at bounding box center [133, 558] width 13 height 13
click at [132, 506] on button "button" at bounding box center [133, 506] width 13 height 13
click at [133, 458] on button "button" at bounding box center [133, 453] width 13 height 13
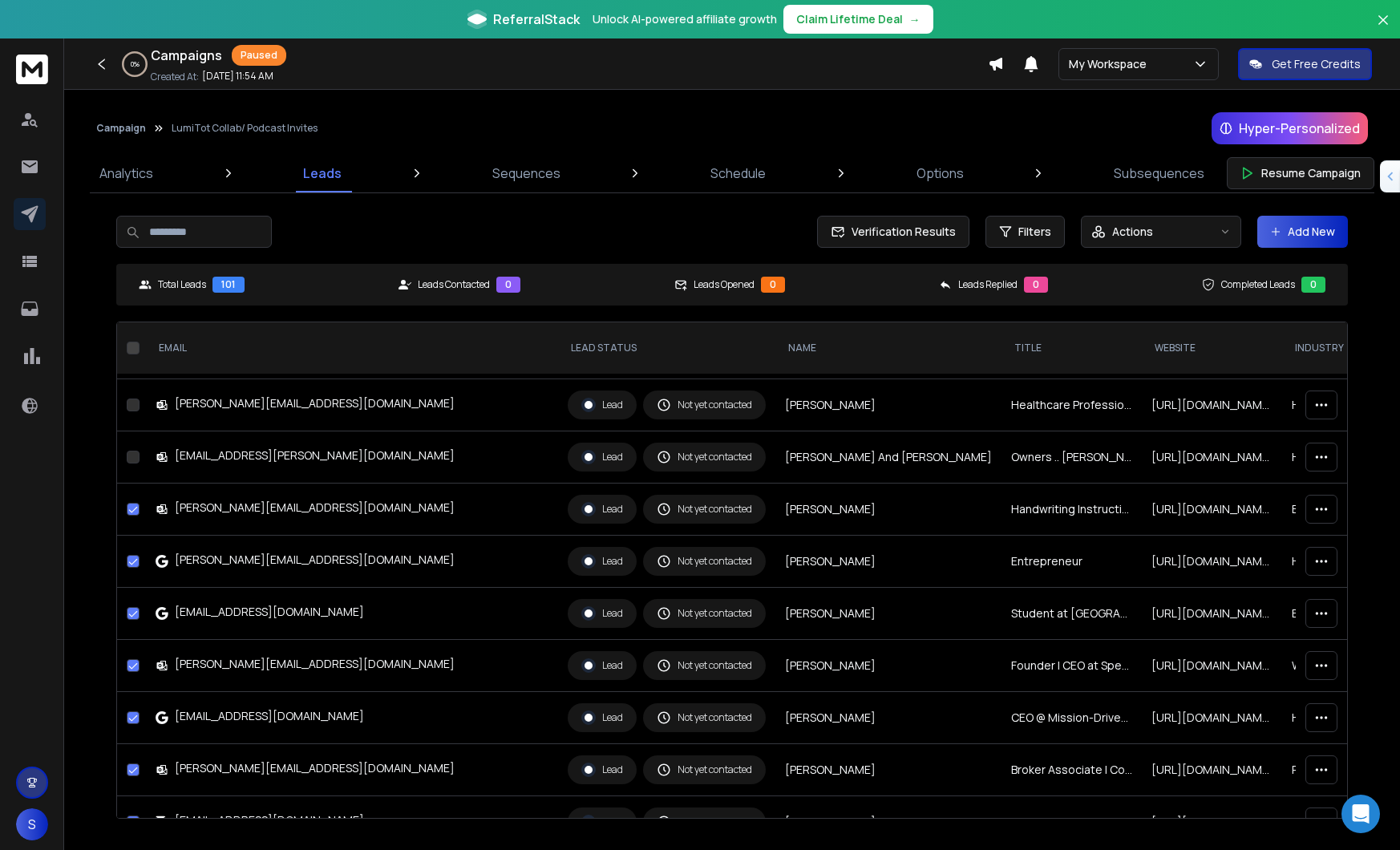
scroll to position [4065, 0]
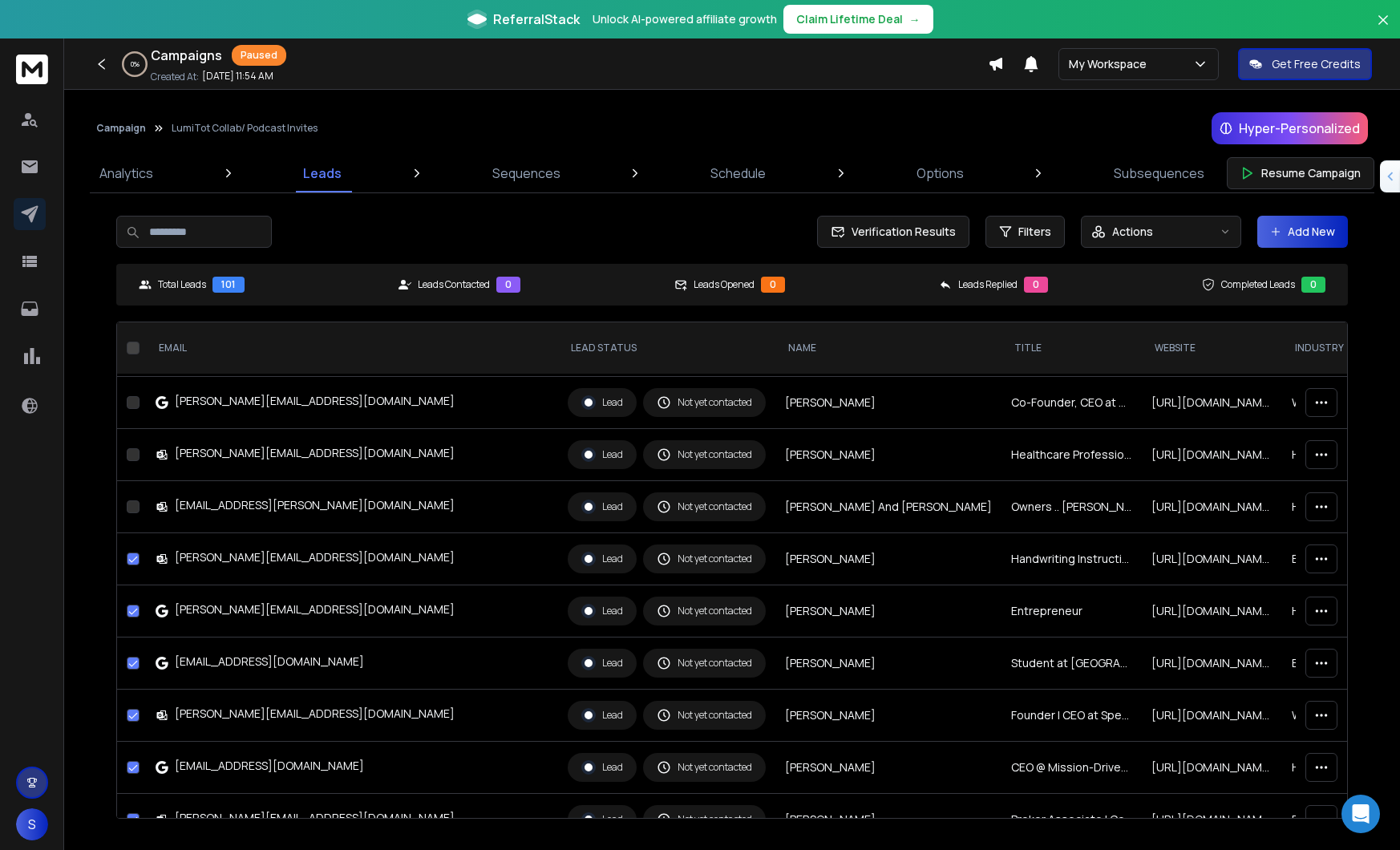
click at [132, 502] on button "button" at bounding box center [133, 507] width 13 height 13
click at [135, 459] on button "button" at bounding box center [133, 455] width 13 height 13
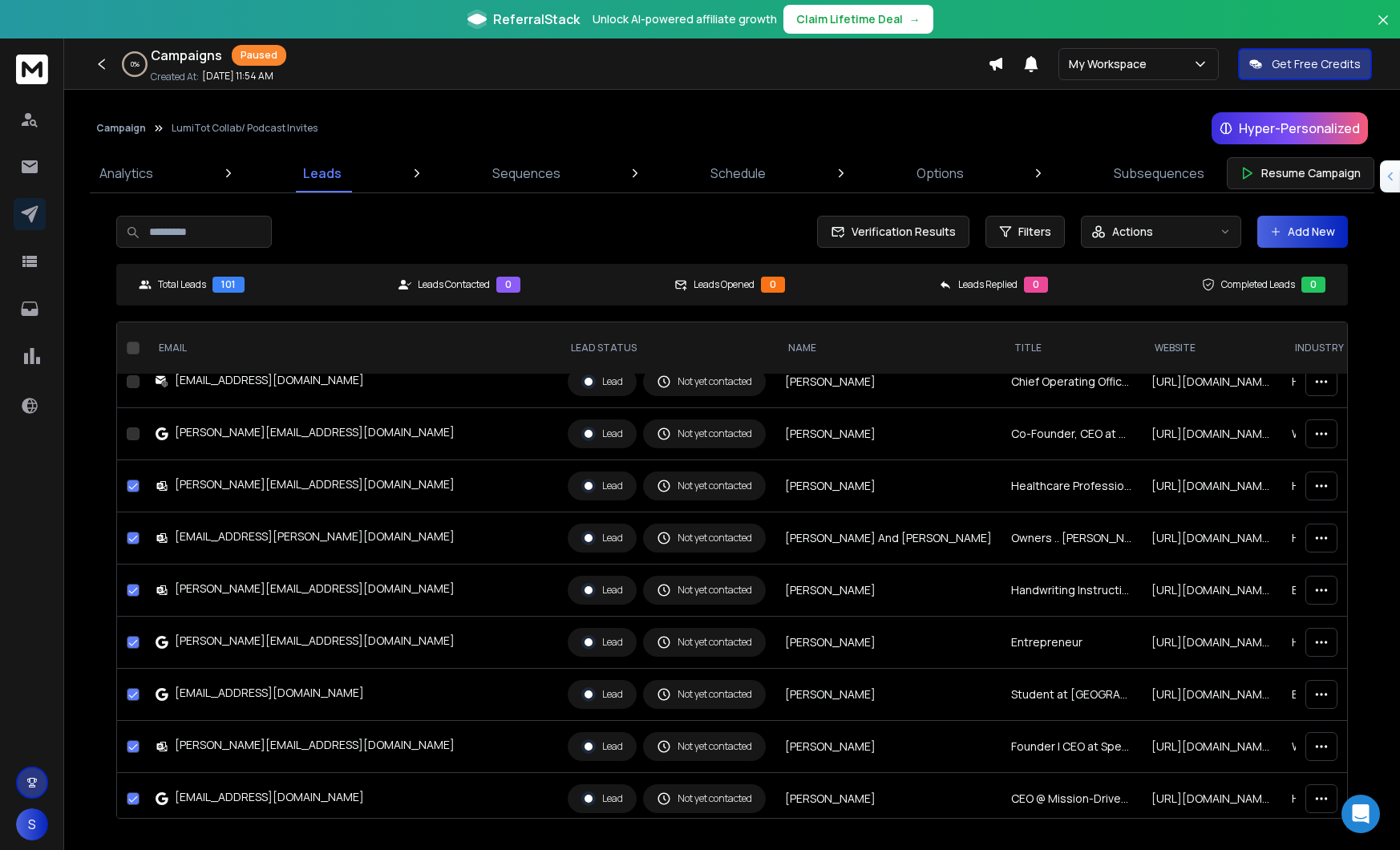
scroll to position [3996, 0]
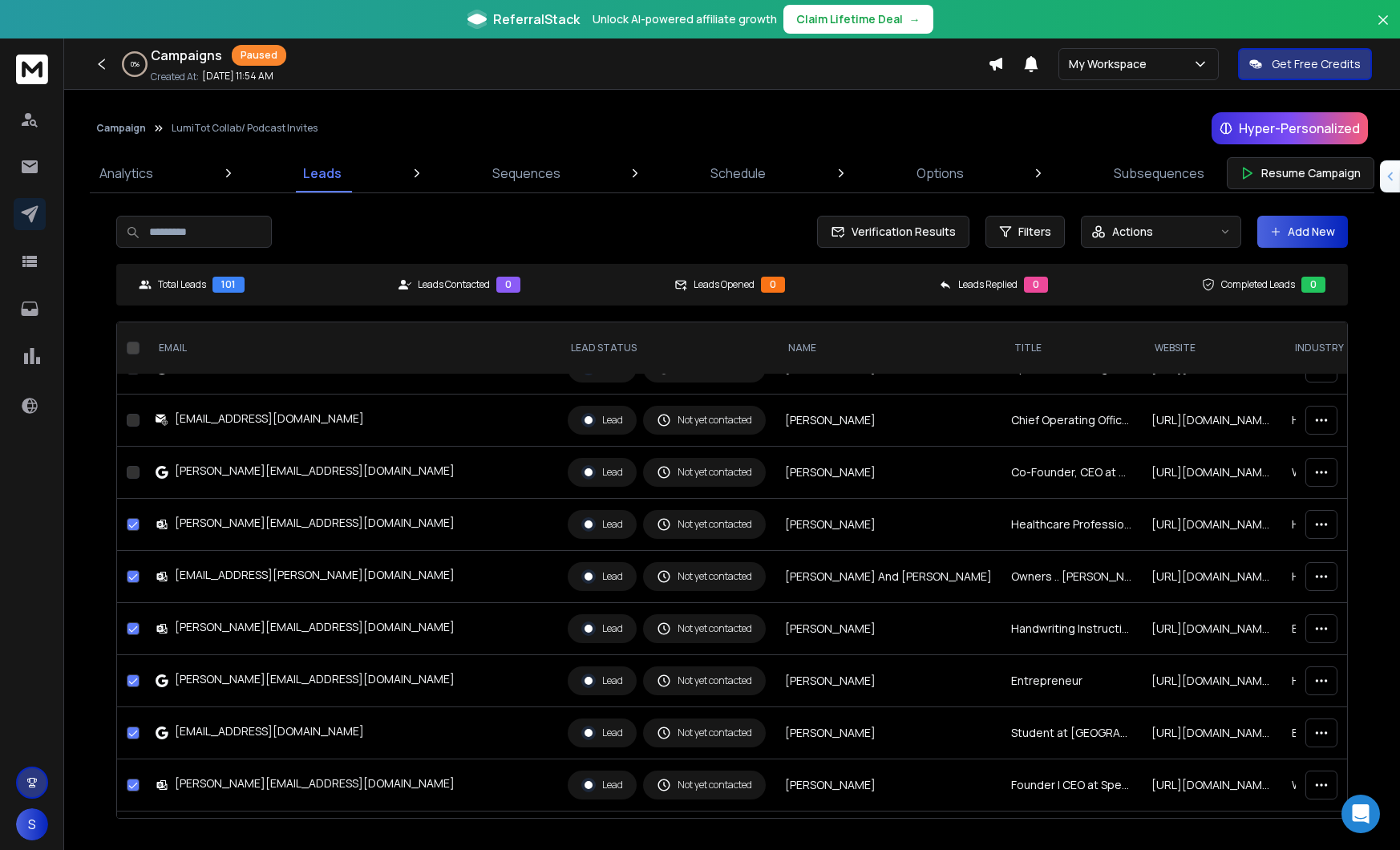
click at [128, 468] on button "button" at bounding box center [133, 473] width 13 height 13
click at [134, 419] on button "button" at bounding box center [133, 421] width 13 height 13
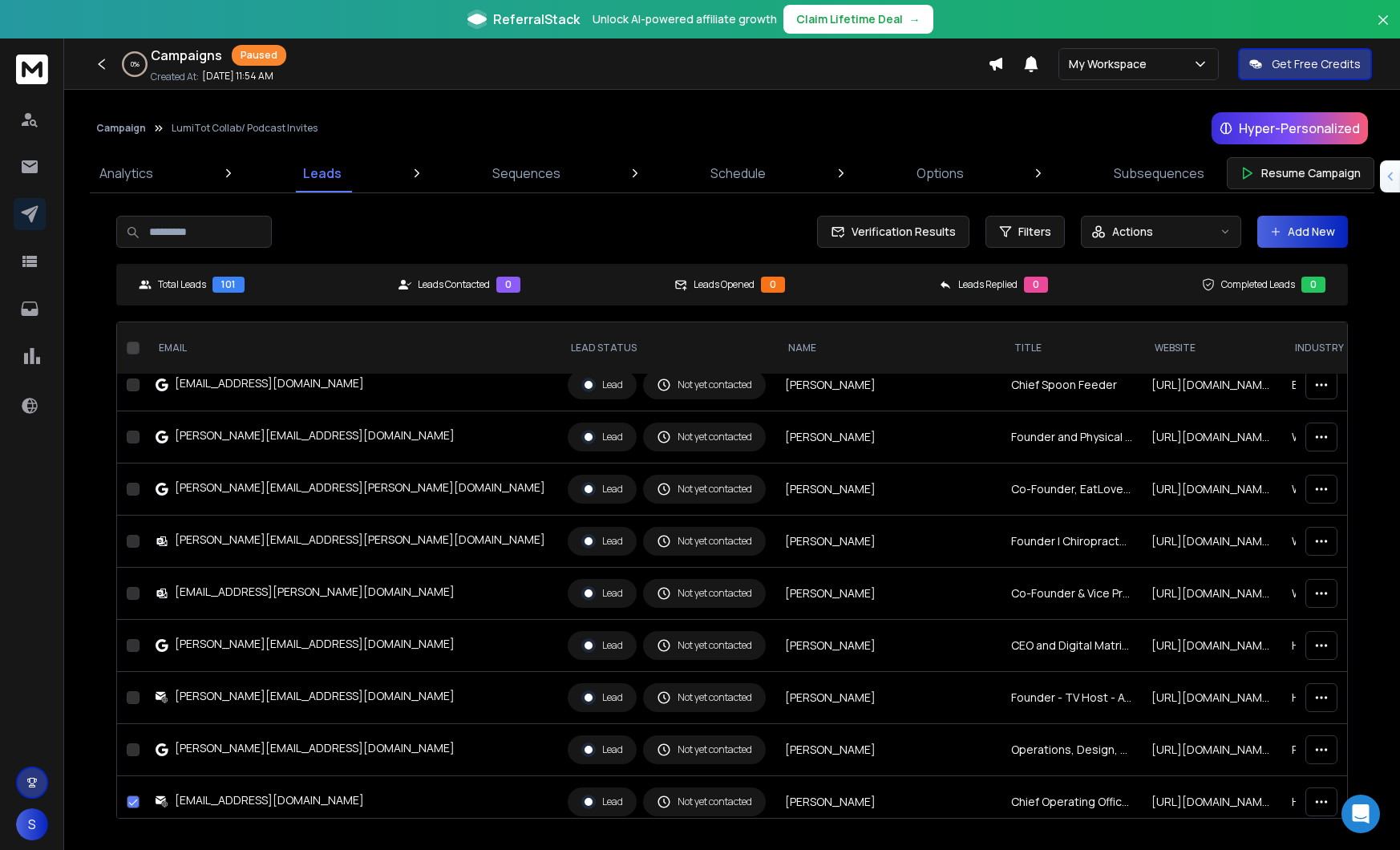
scroll to position [3634, 0]
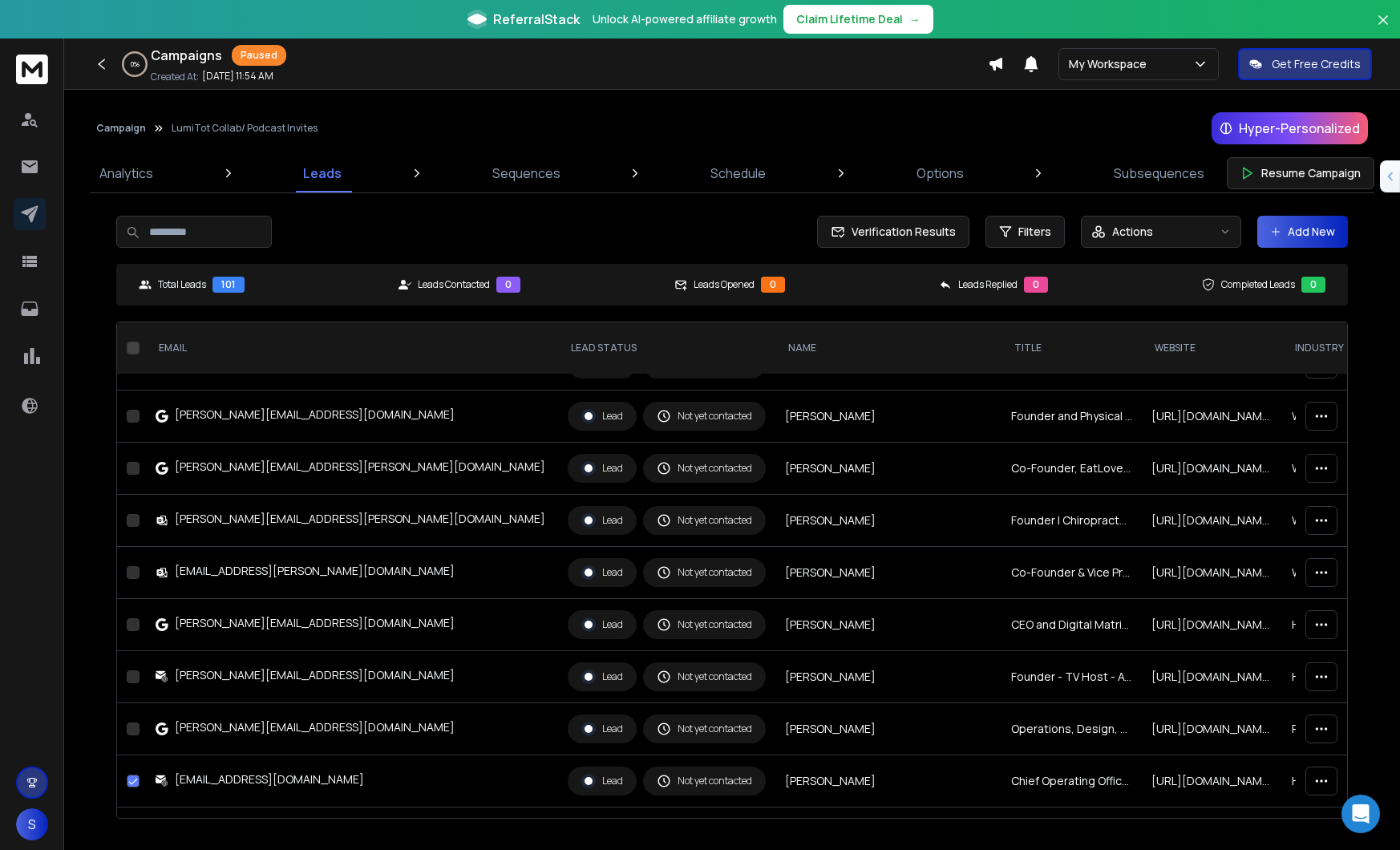
click at [133, 725] on button "button" at bounding box center [133, 730] width 13 height 13
click at [131, 674] on button "button" at bounding box center [133, 677] width 13 height 13
click at [131, 619] on button "button" at bounding box center [133, 625] width 13 height 13
click at [135, 575] on button "button" at bounding box center [133, 573] width 13 height 13
click at [136, 518] on button "button" at bounding box center [133, 521] width 13 height 13
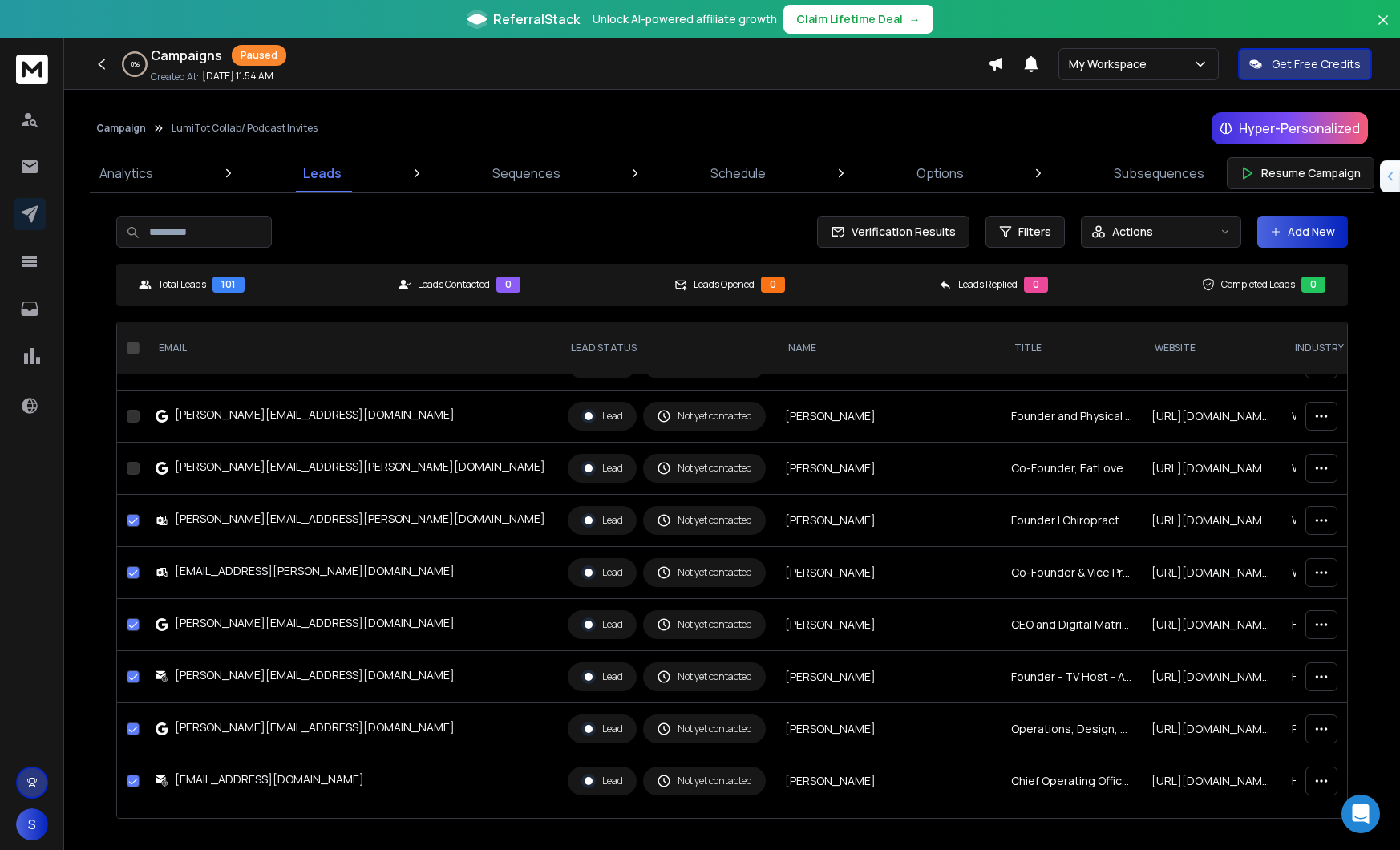
click at [136, 469] on button "button" at bounding box center [133, 469] width 13 height 13
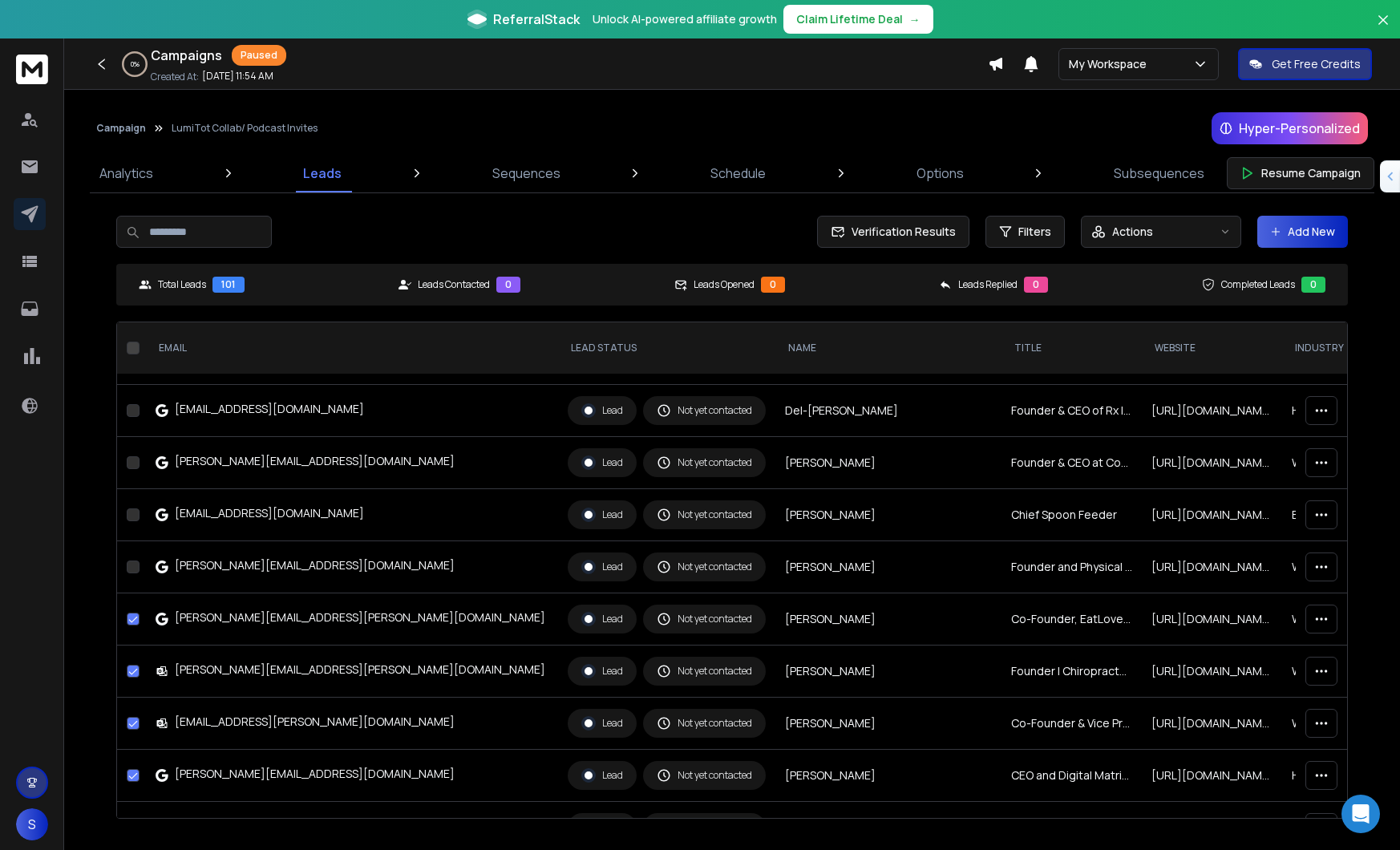
scroll to position [3434, 0]
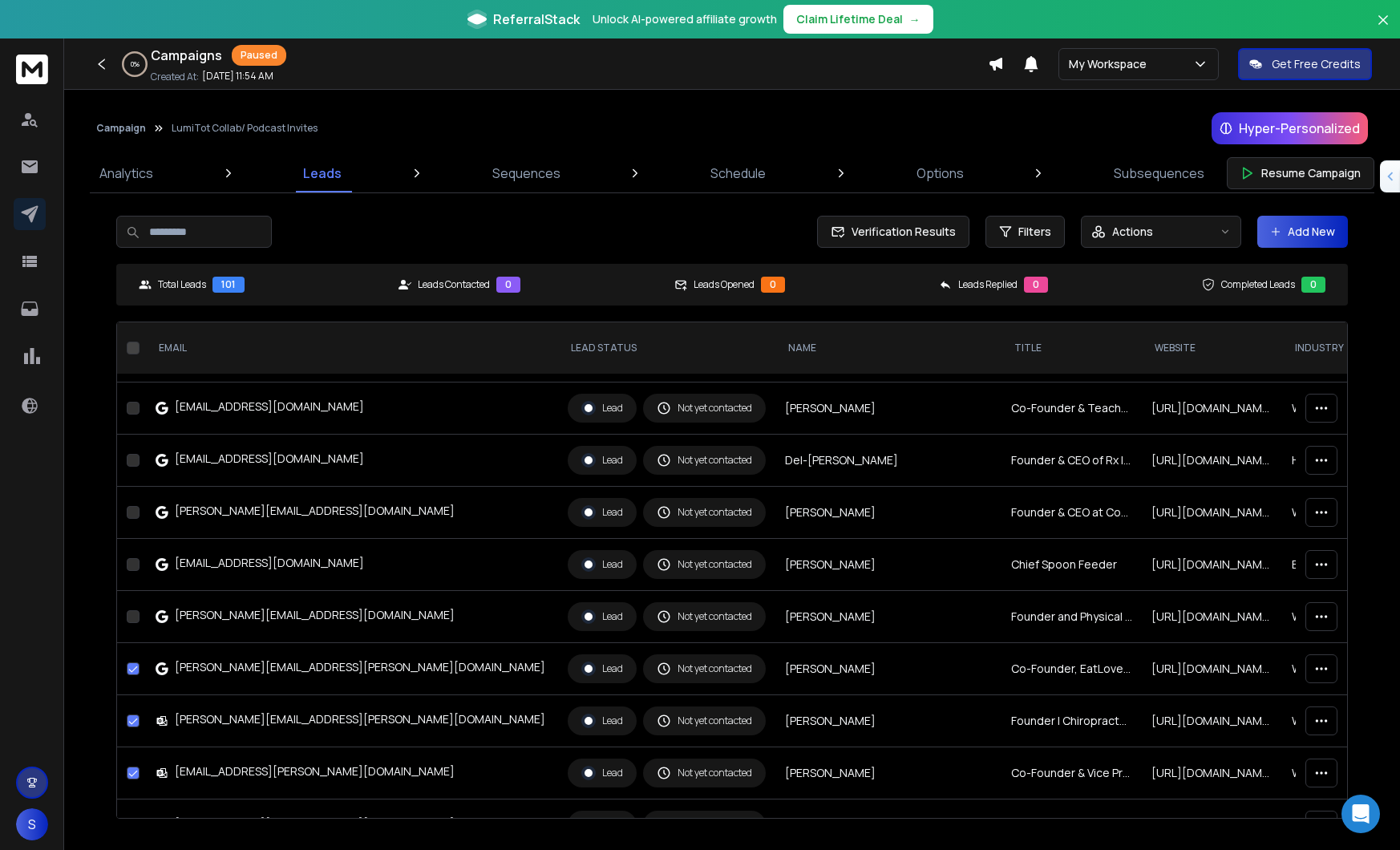
click at [136, 611] on button "button" at bounding box center [133, 617] width 13 height 13
click at [134, 562] on button "button" at bounding box center [133, 565] width 13 height 13
click at [131, 517] on button "button" at bounding box center [133, 513] width 13 height 13
click at [136, 455] on button "button" at bounding box center [133, 461] width 13 height 13
click at [129, 408] on button "button" at bounding box center [133, 409] width 13 height 13
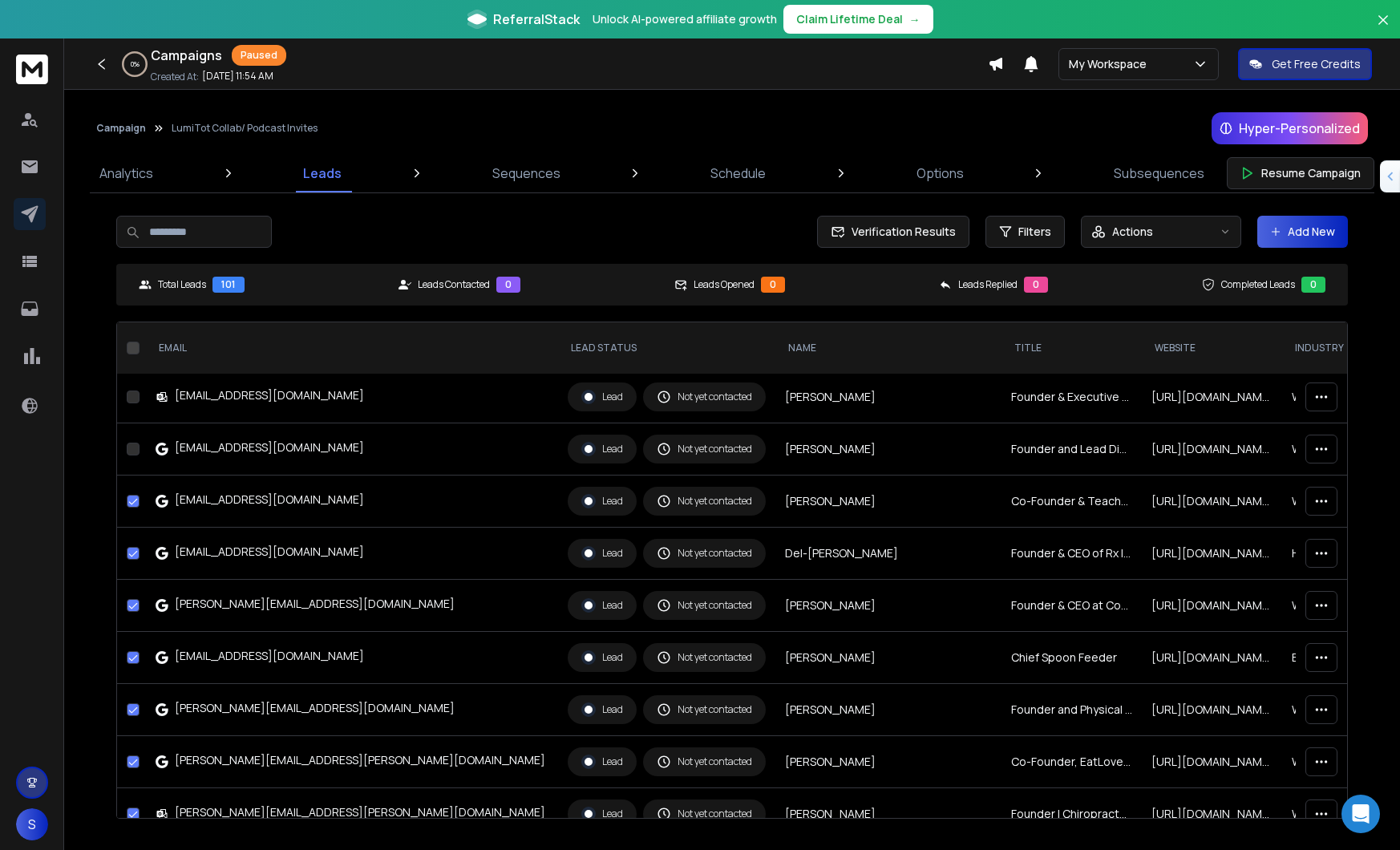
scroll to position [3266, 0]
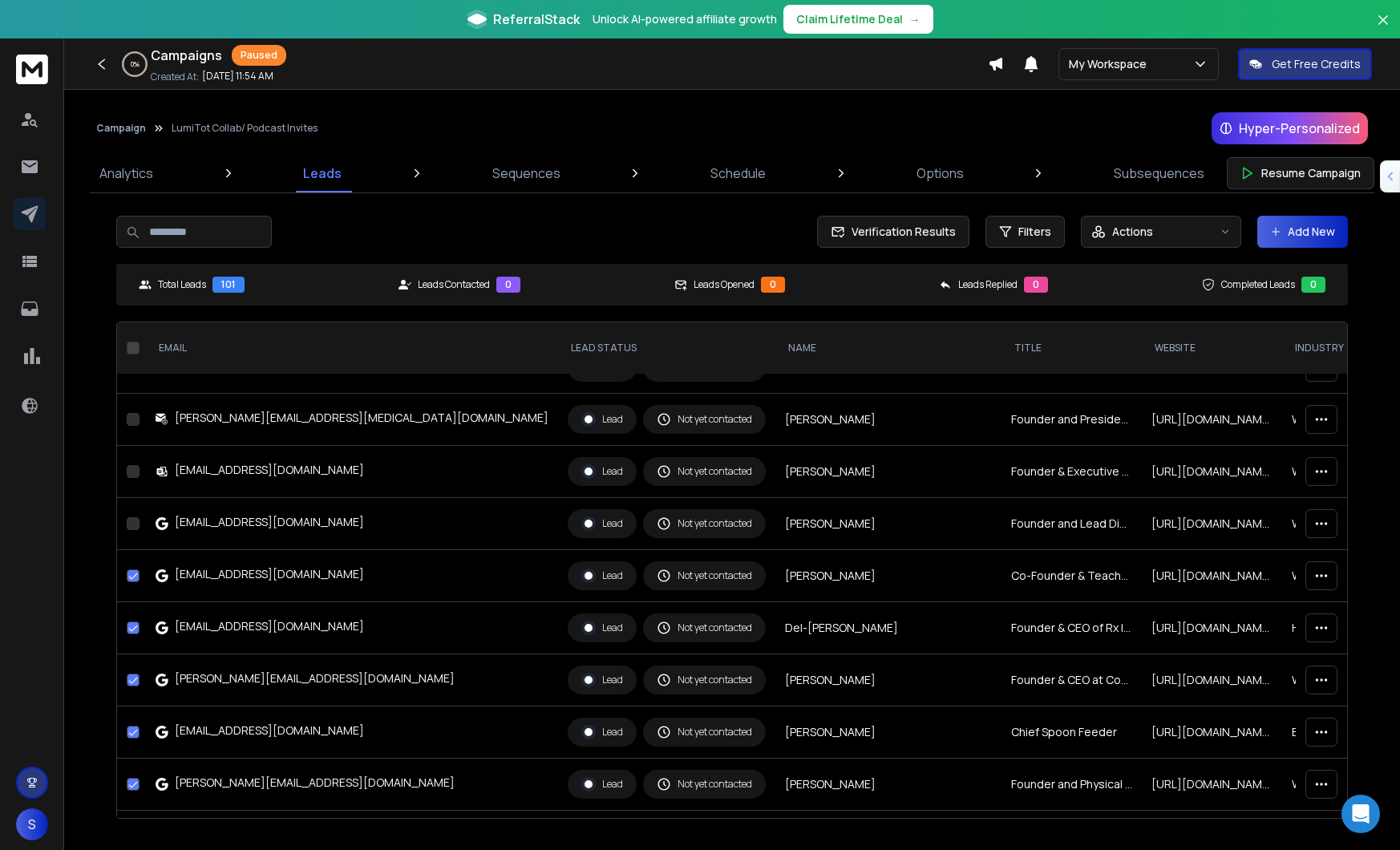
click at [130, 523] on button "button" at bounding box center [133, 524] width 13 height 13
click at [130, 470] on button "button" at bounding box center [133, 472] width 13 height 13
click at [129, 421] on button "button" at bounding box center [133, 420] width 13 height 13
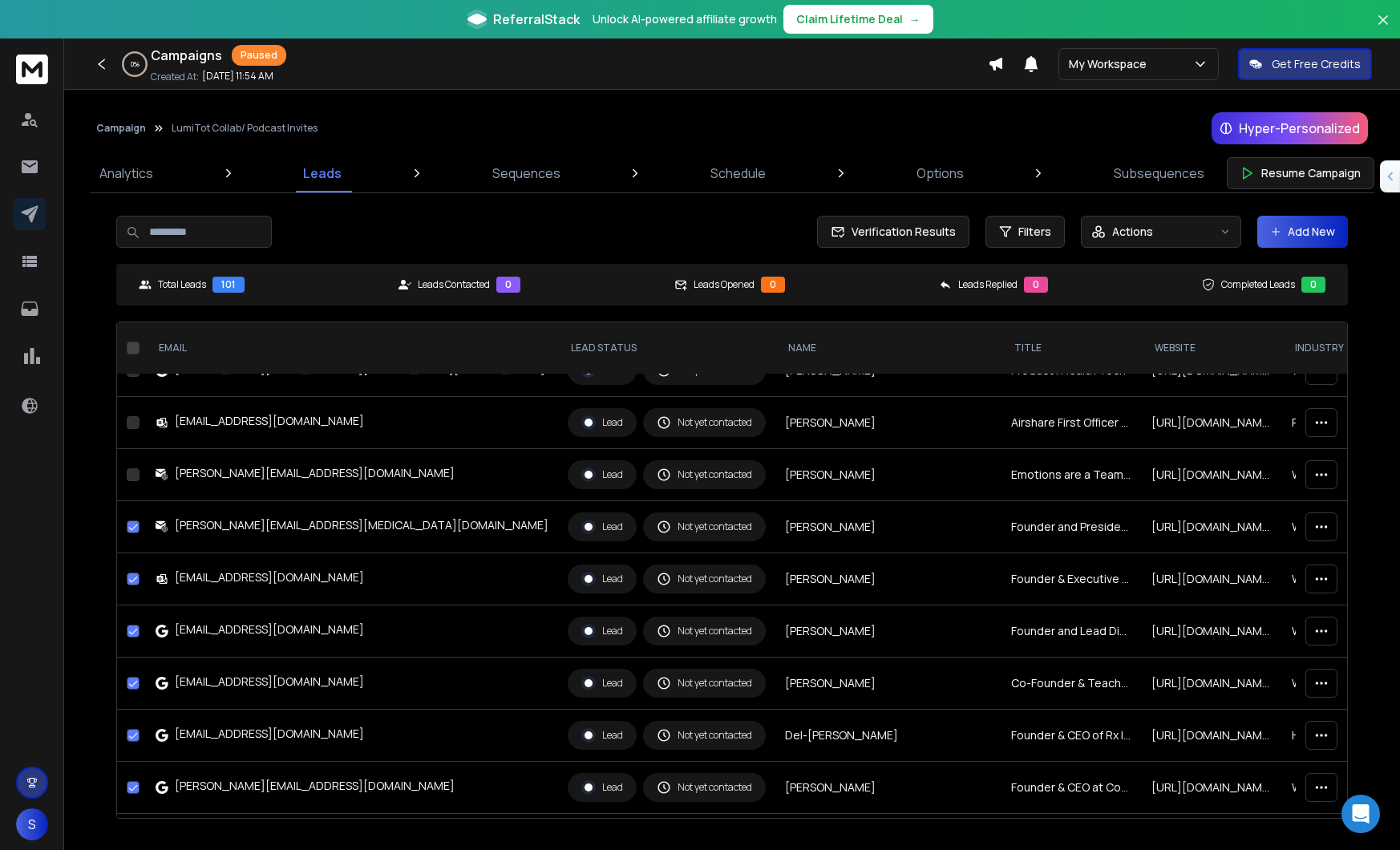
scroll to position [3107, 0]
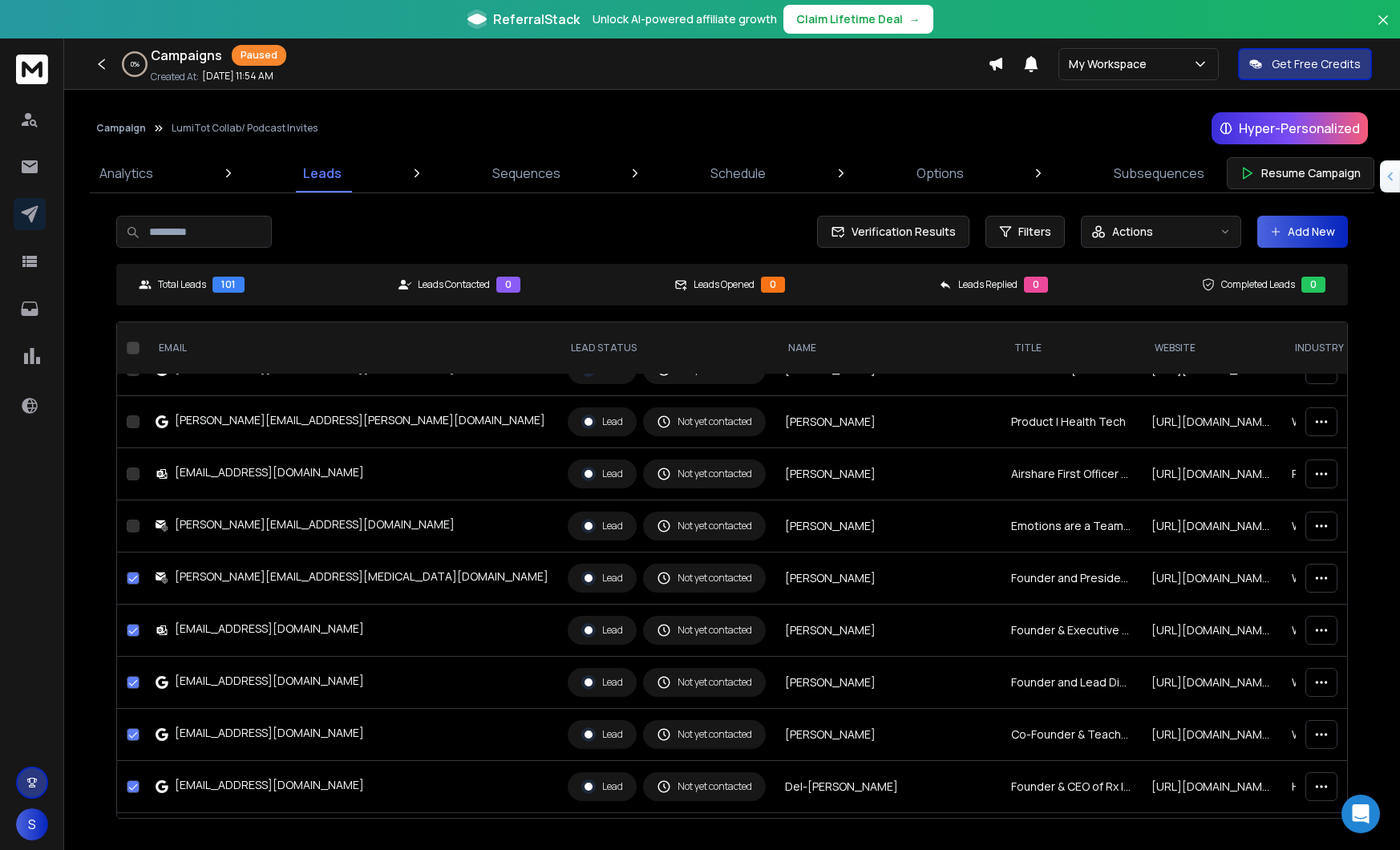
click at [132, 523] on button "button" at bounding box center [133, 527] width 13 height 13
click at [134, 473] on button "button" at bounding box center [133, 474] width 13 height 13
click at [130, 422] on button "button" at bounding box center [133, 422] width 13 height 13
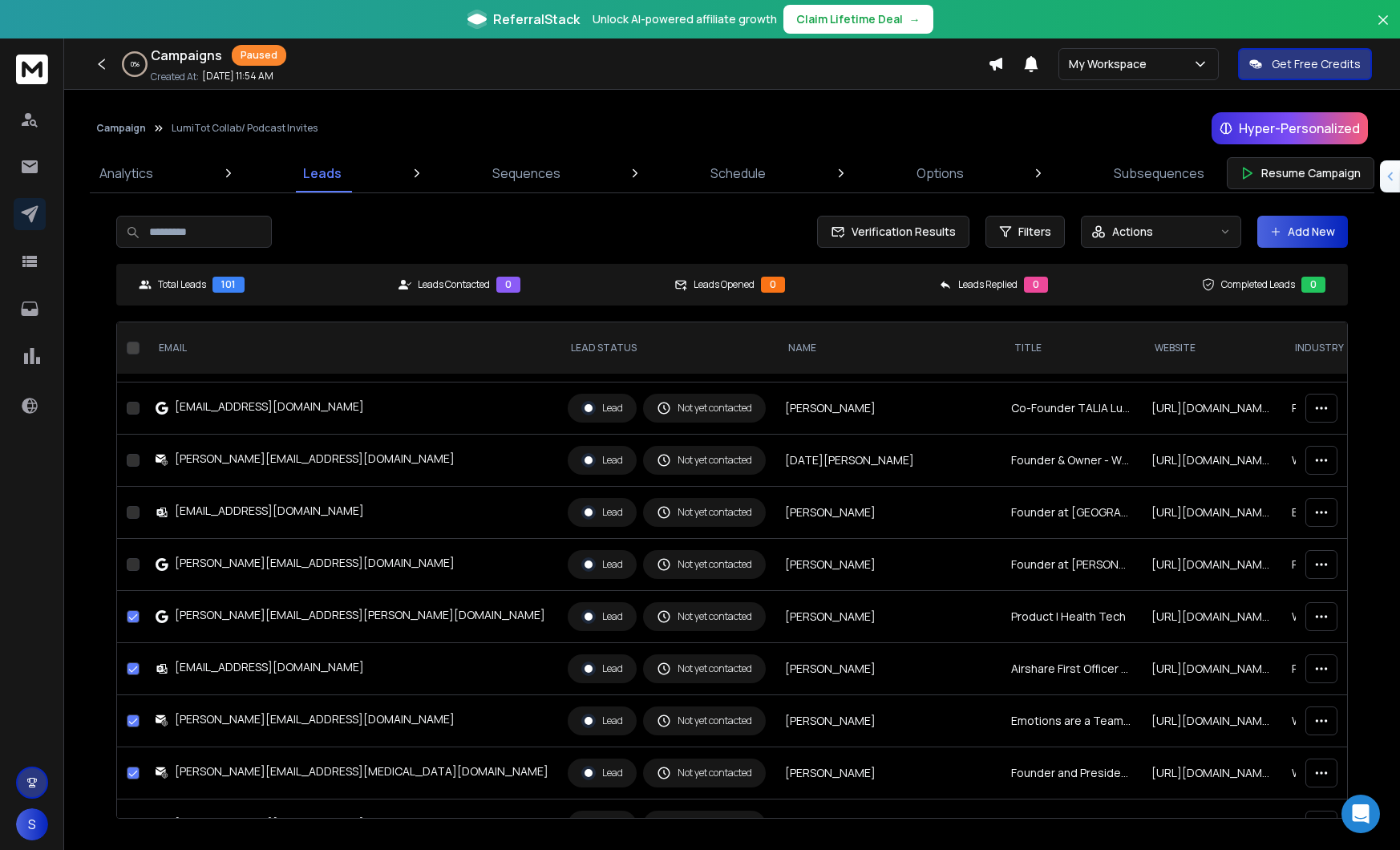
scroll to position [2921, 0]
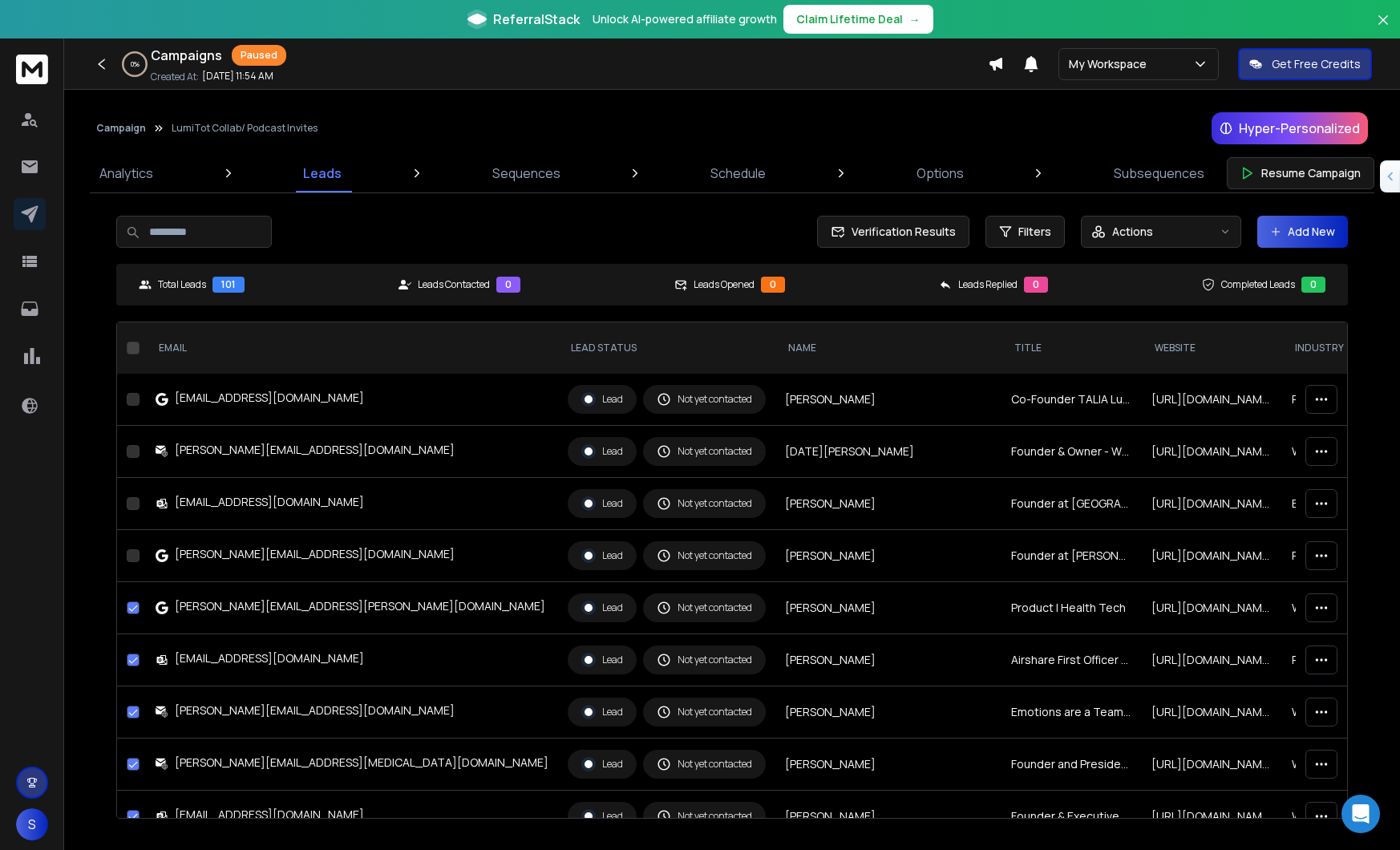
click at [136, 552] on button "button" at bounding box center [133, 556] width 13 height 13
click at [132, 499] on button "button" at bounding box center [133, 504] width 13 height 13
click at [131, 453] on button "button" at bounding box center [133, 452] width 13 height 13
click at [132, 399] on button "button" at bounding box center [133, 400] width 13 height 13
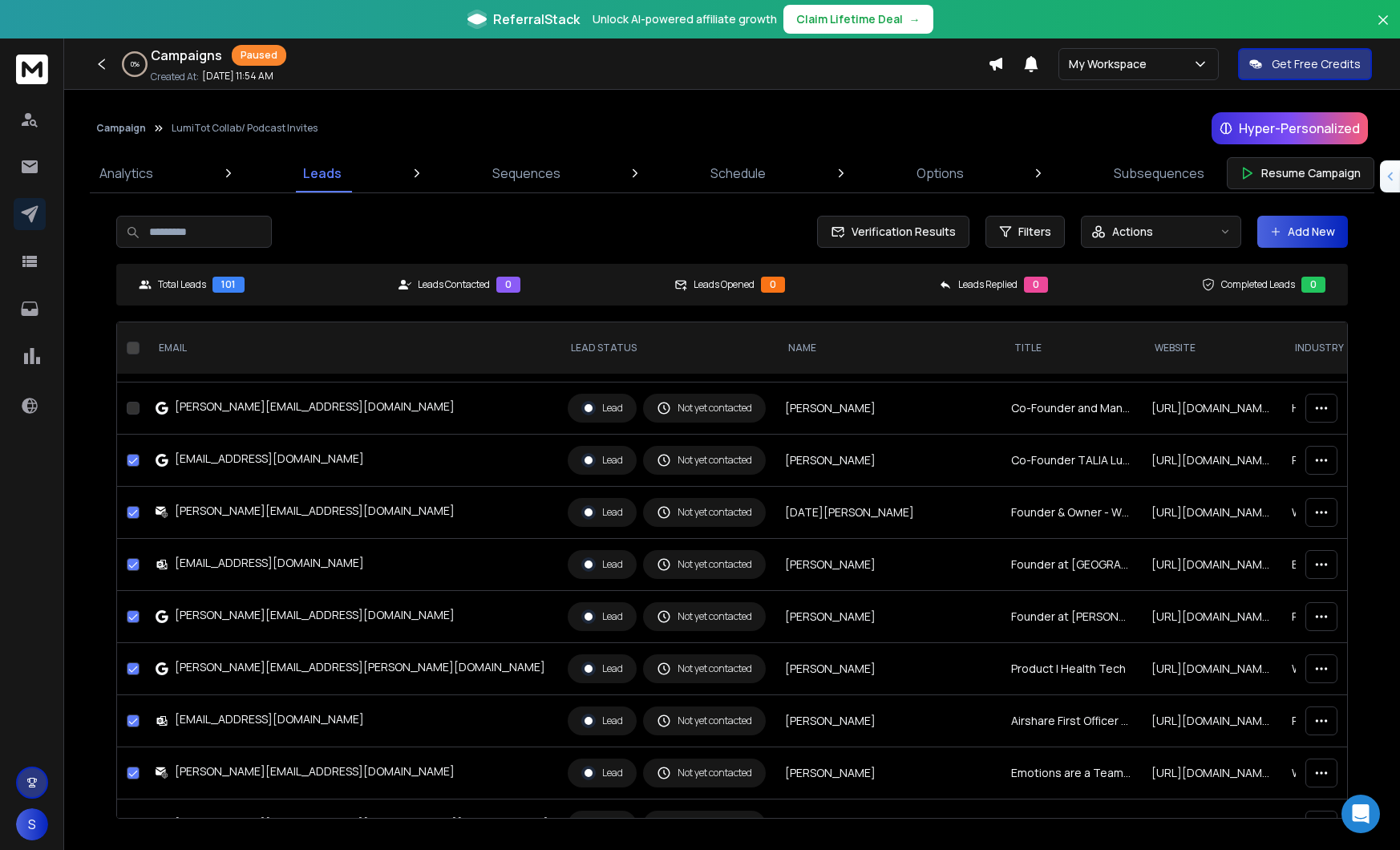
scroll to position [2812, 0]
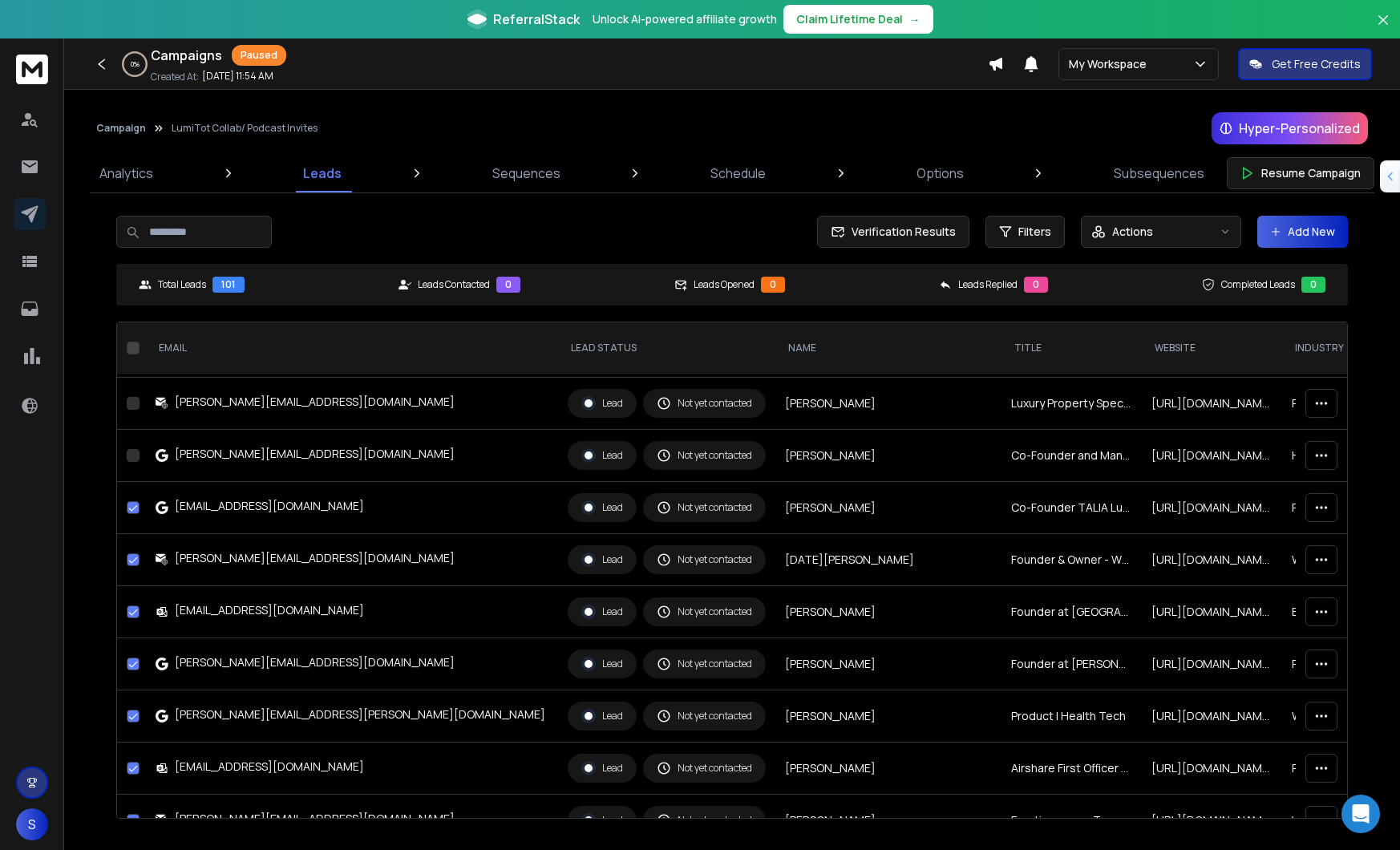
click at [135, 457] on button "button" at bounding box center [133, 456] width 13 height 13
click at [129, 401] on button "button" at bounding box center [133, 404] width 13 height 13
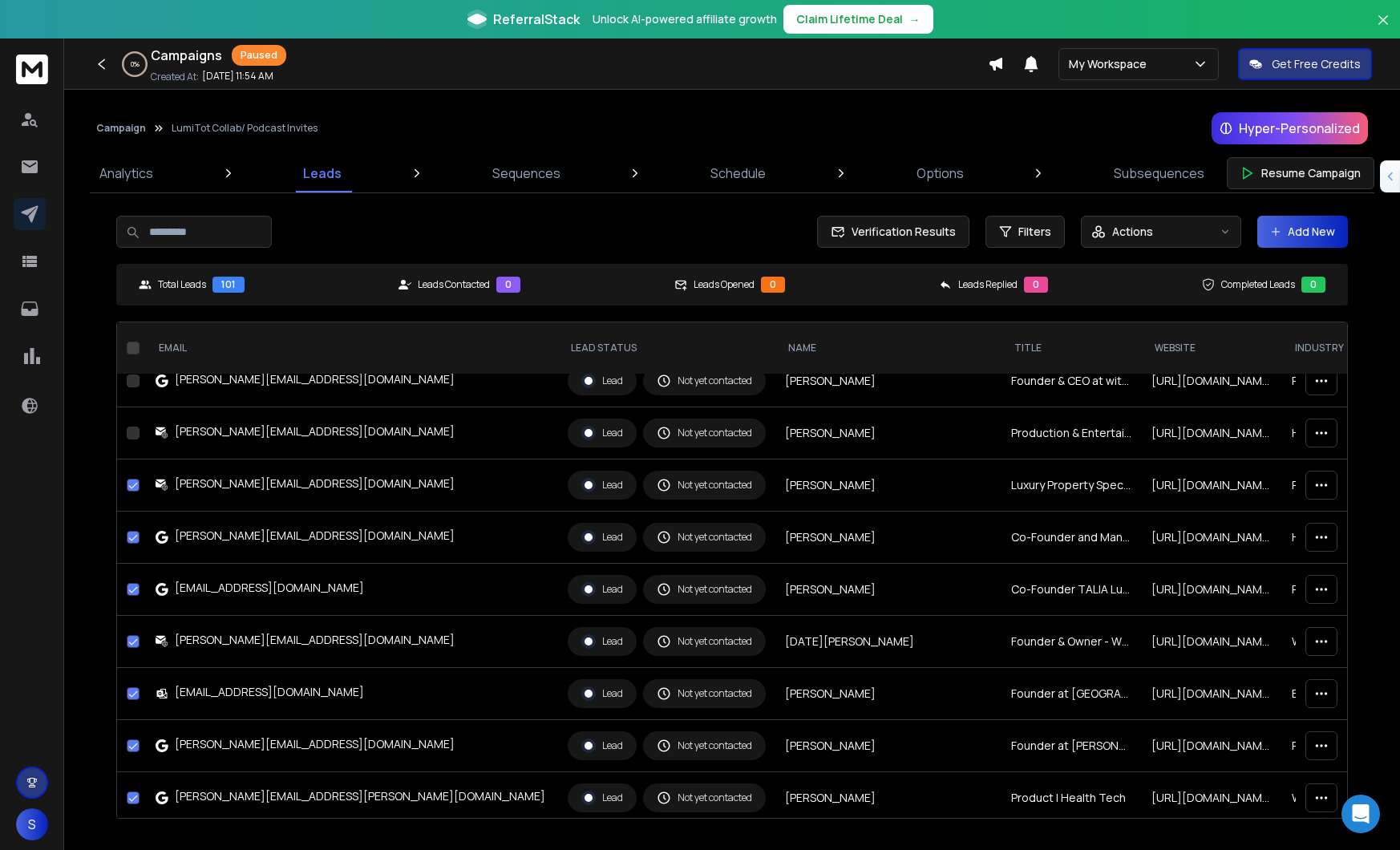
scroll to position [2710, 0]
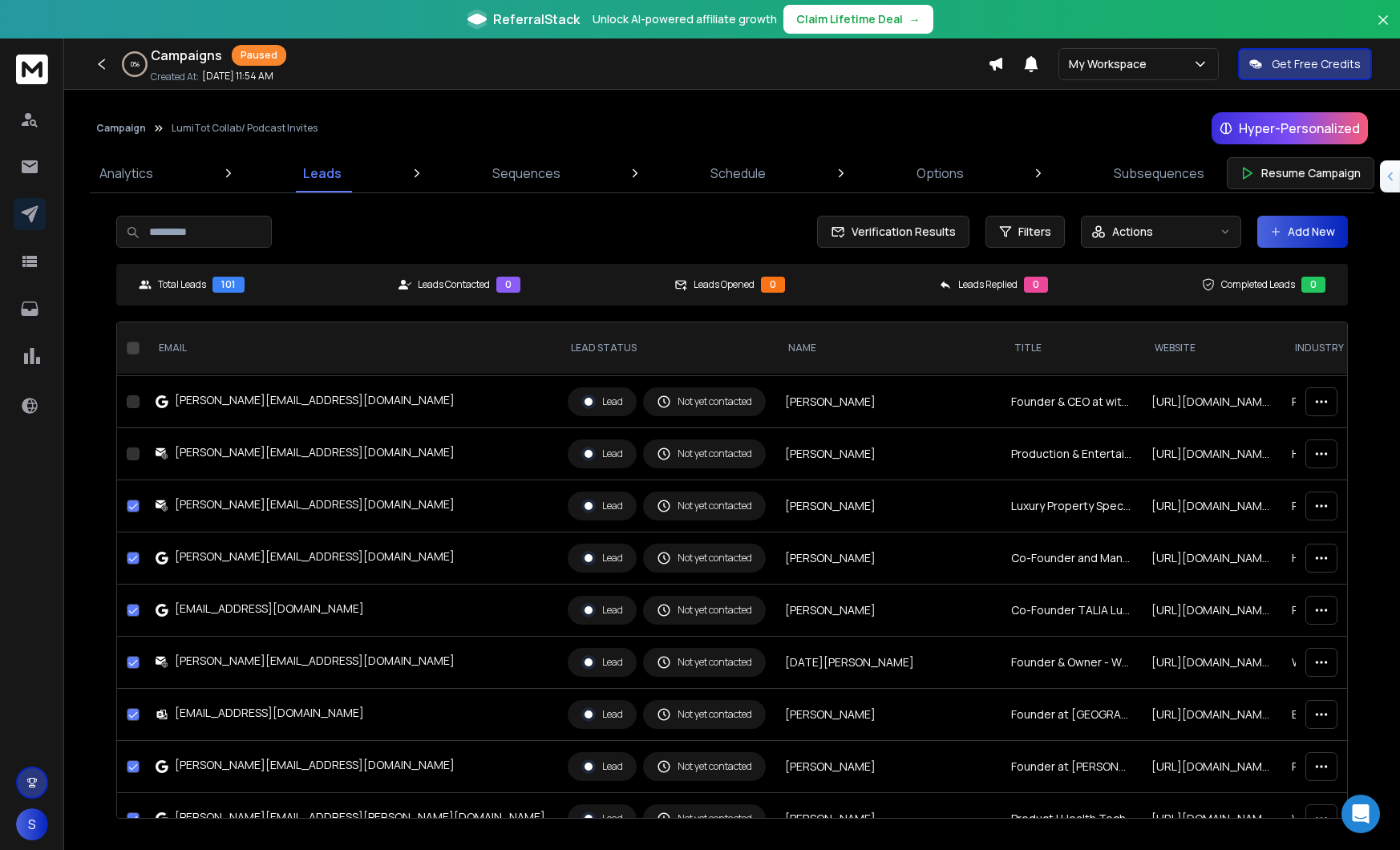
click at [136, 454] on button "button" at bounding box center [133, 454] width 13 height 13
click at [123, 403] on td at bounding box center [132, 402] width 29 height 52
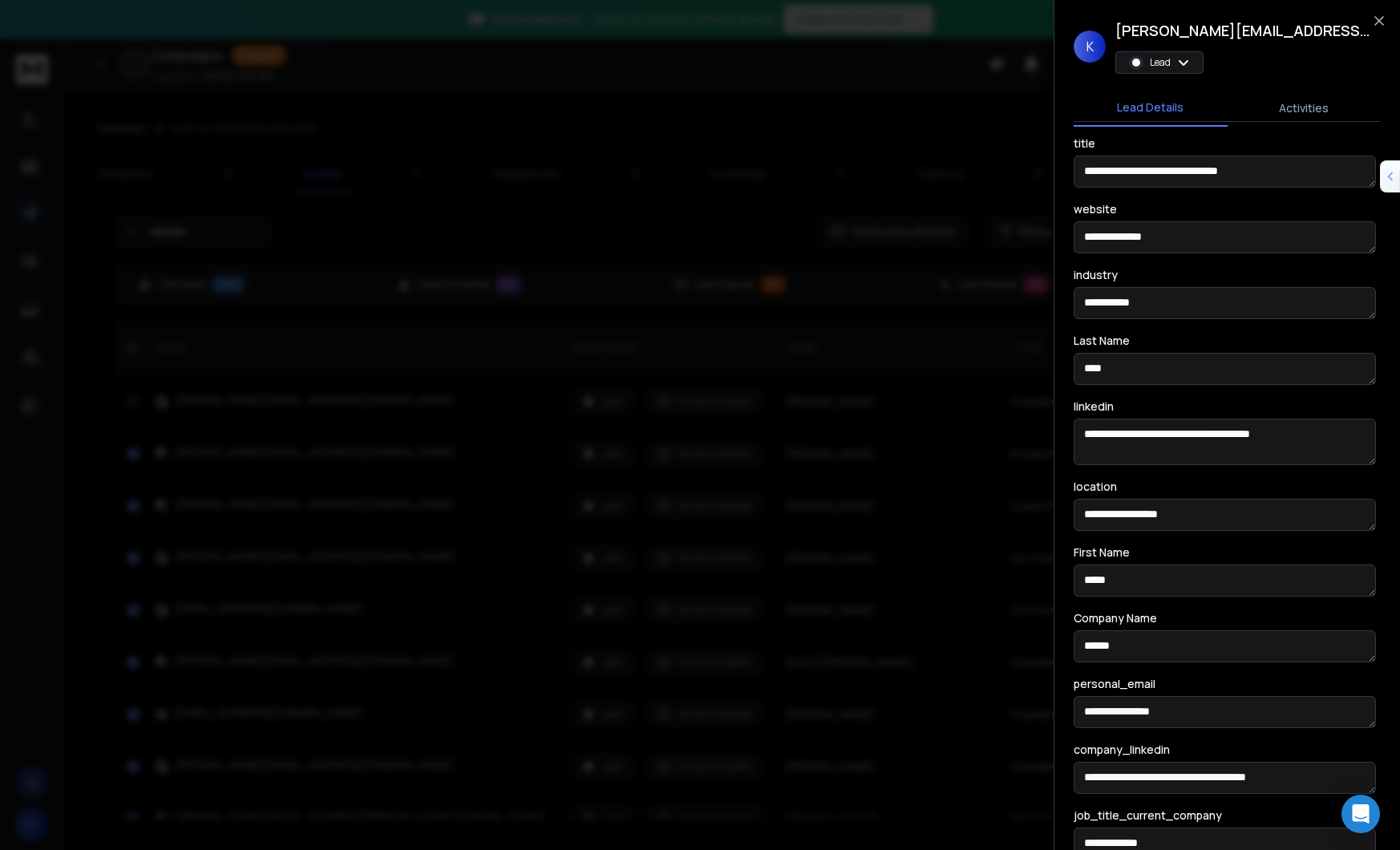
click at [128, 405] on div at bounding box center [700, 425] width 1400 height 850
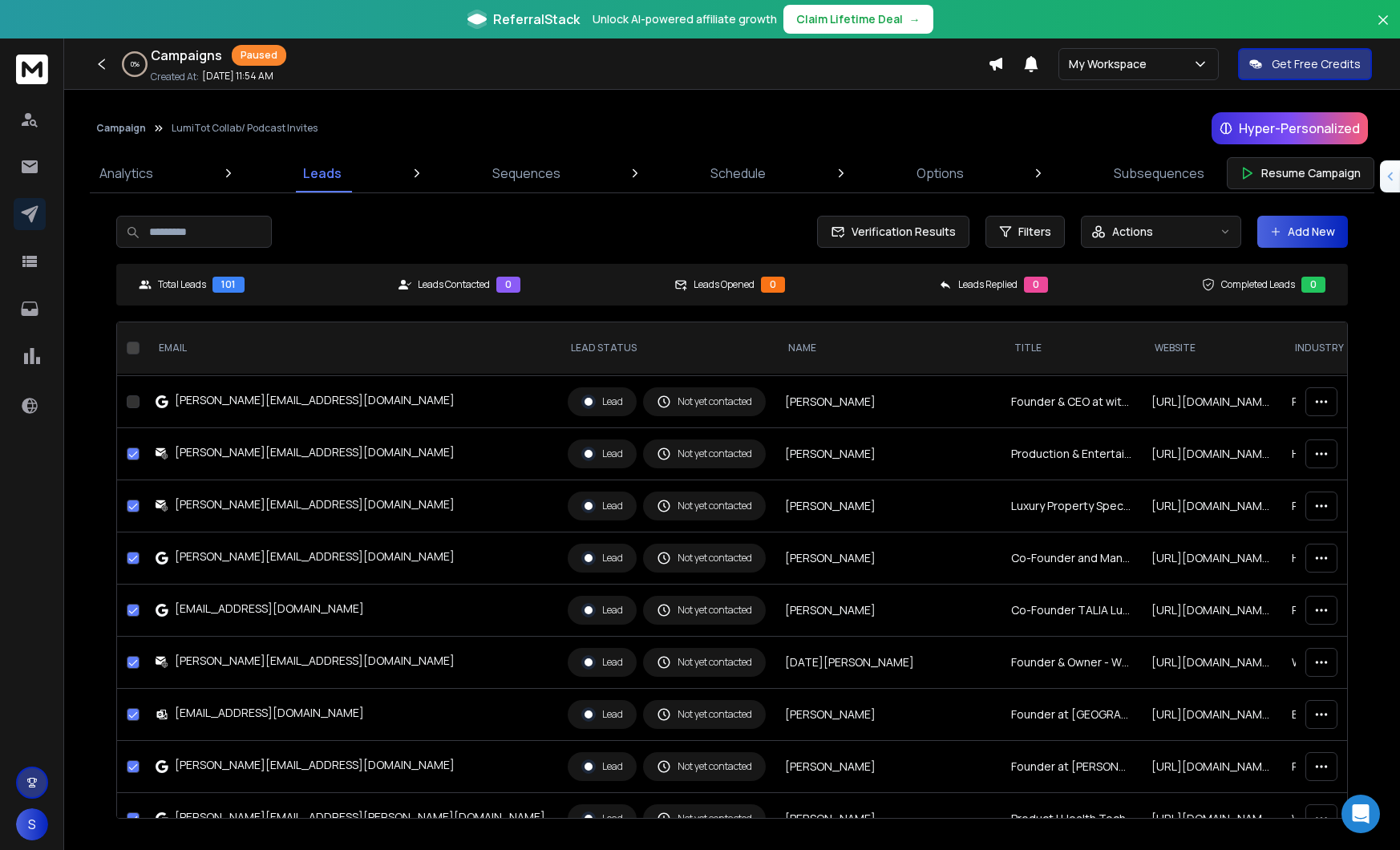
click at [134, 402] on button "button" at bounding box center [133, 402] width 13 height 13
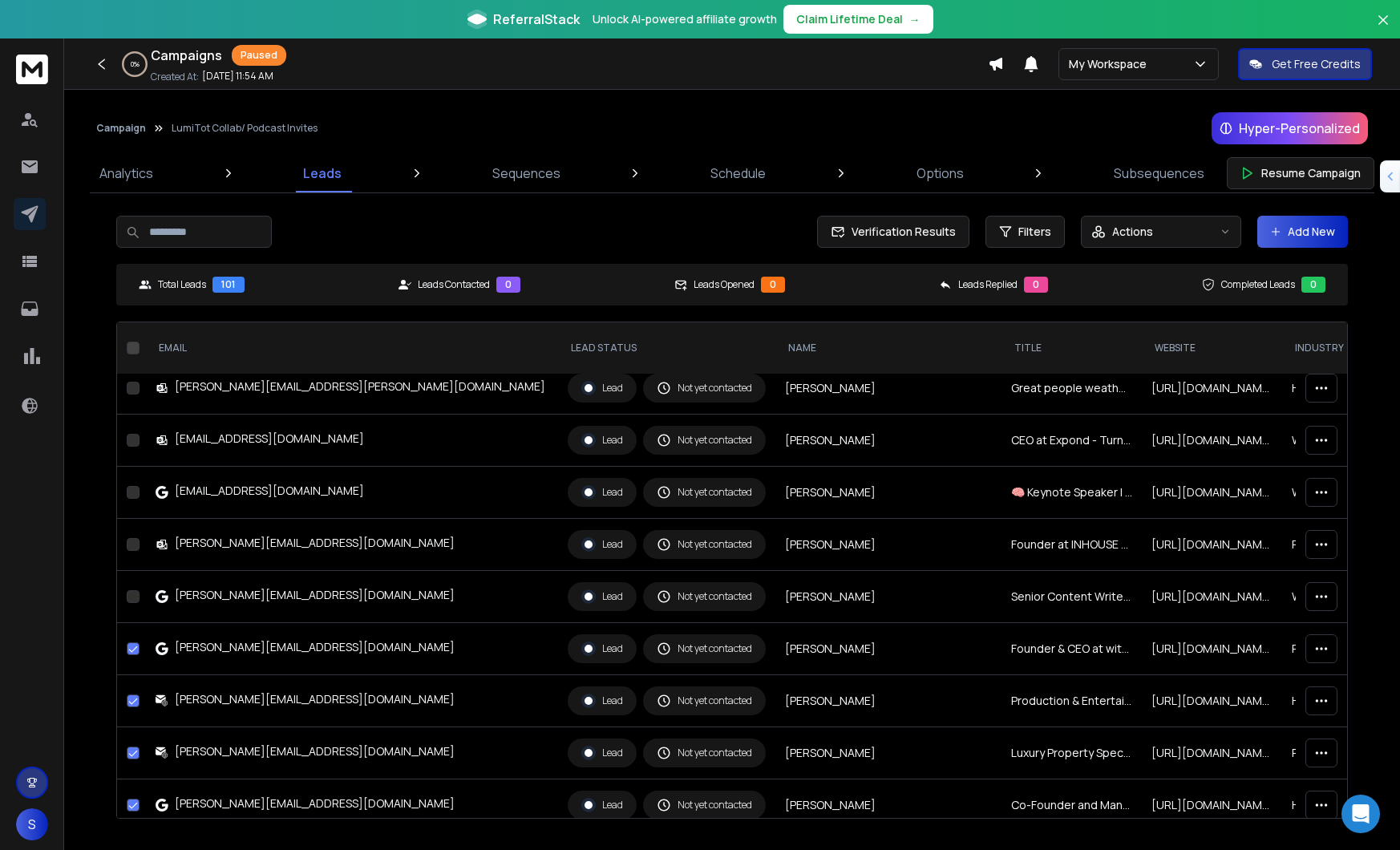
click at [133, 596] on button "button" at bounding box center [133, 597] width 13 height 13
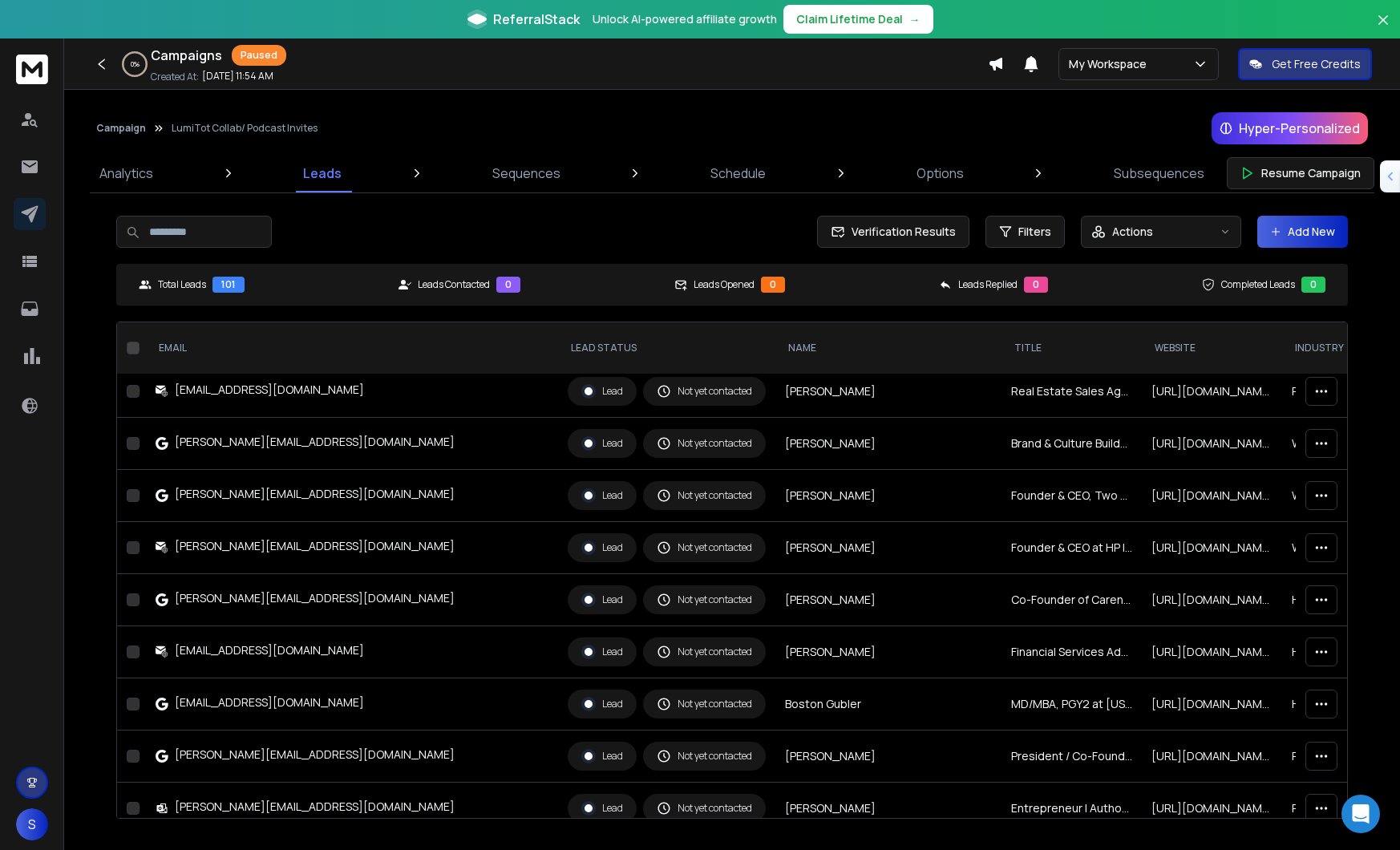
scroll to position [0, 0]
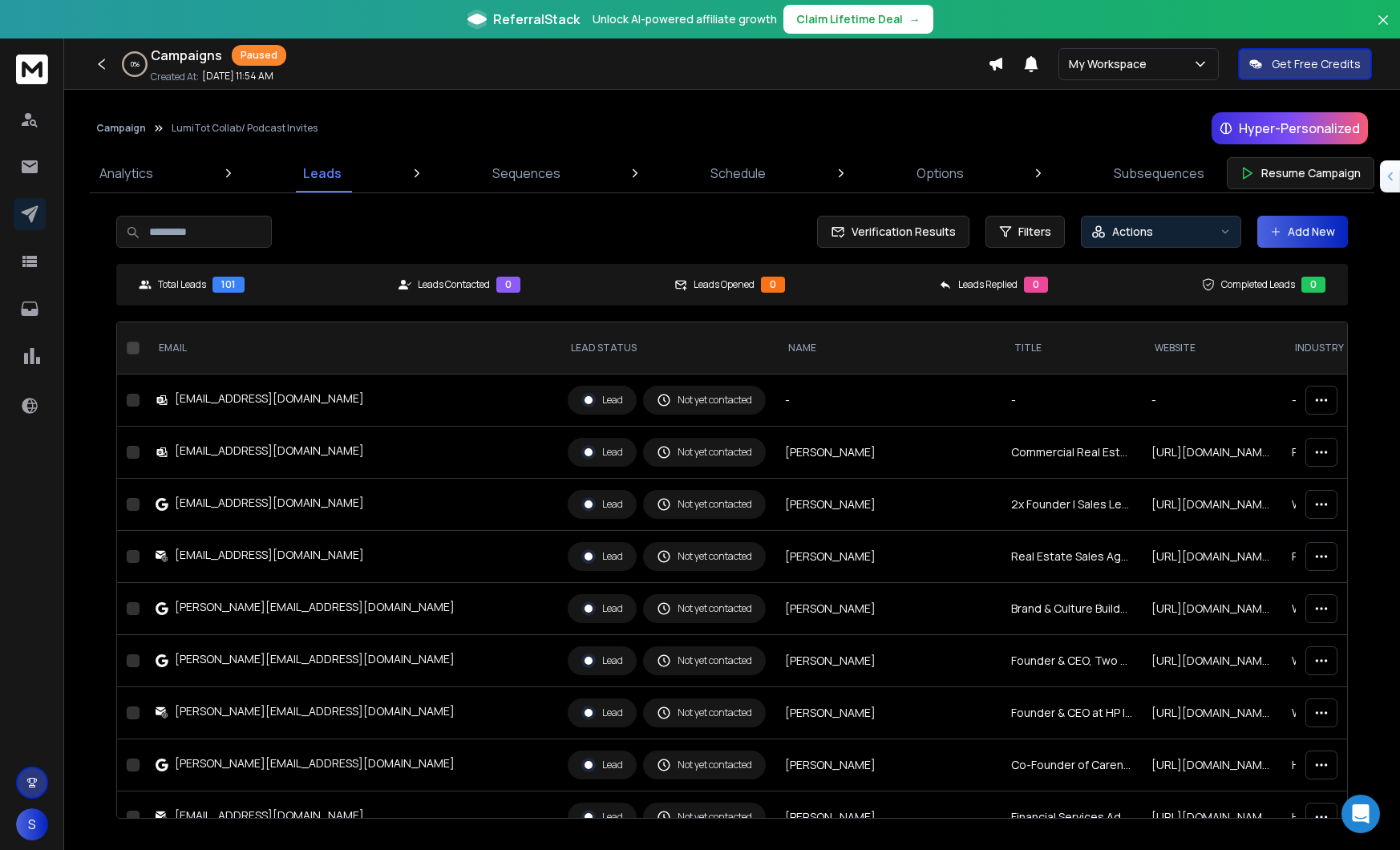
click at [1193, 246] on button "Actions" at bounding box center [1161, 232] width 160 height 32
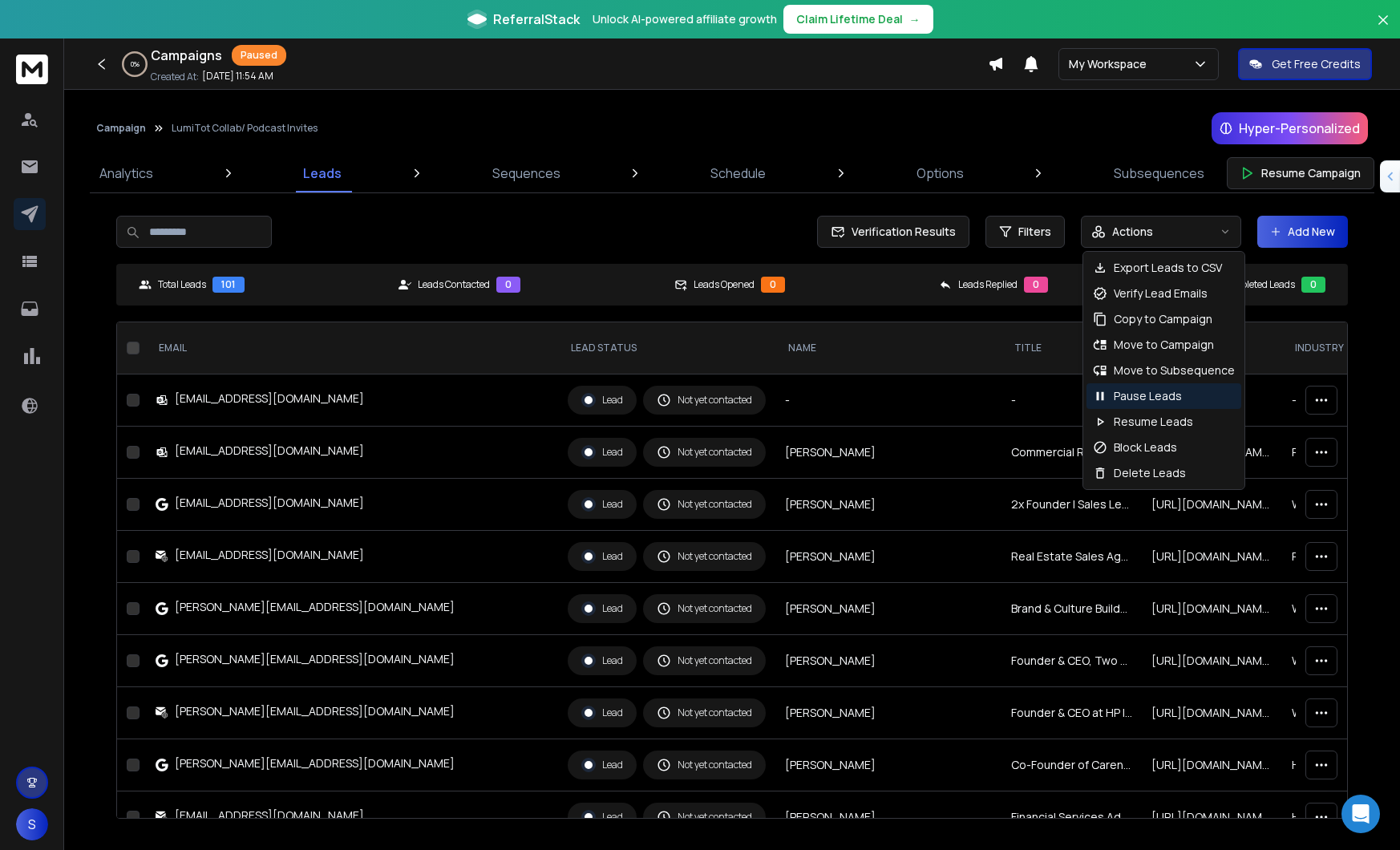
click at [1170, 394] on p "Pause Leads" at bounding box center [1147, 397] width 68 height 16
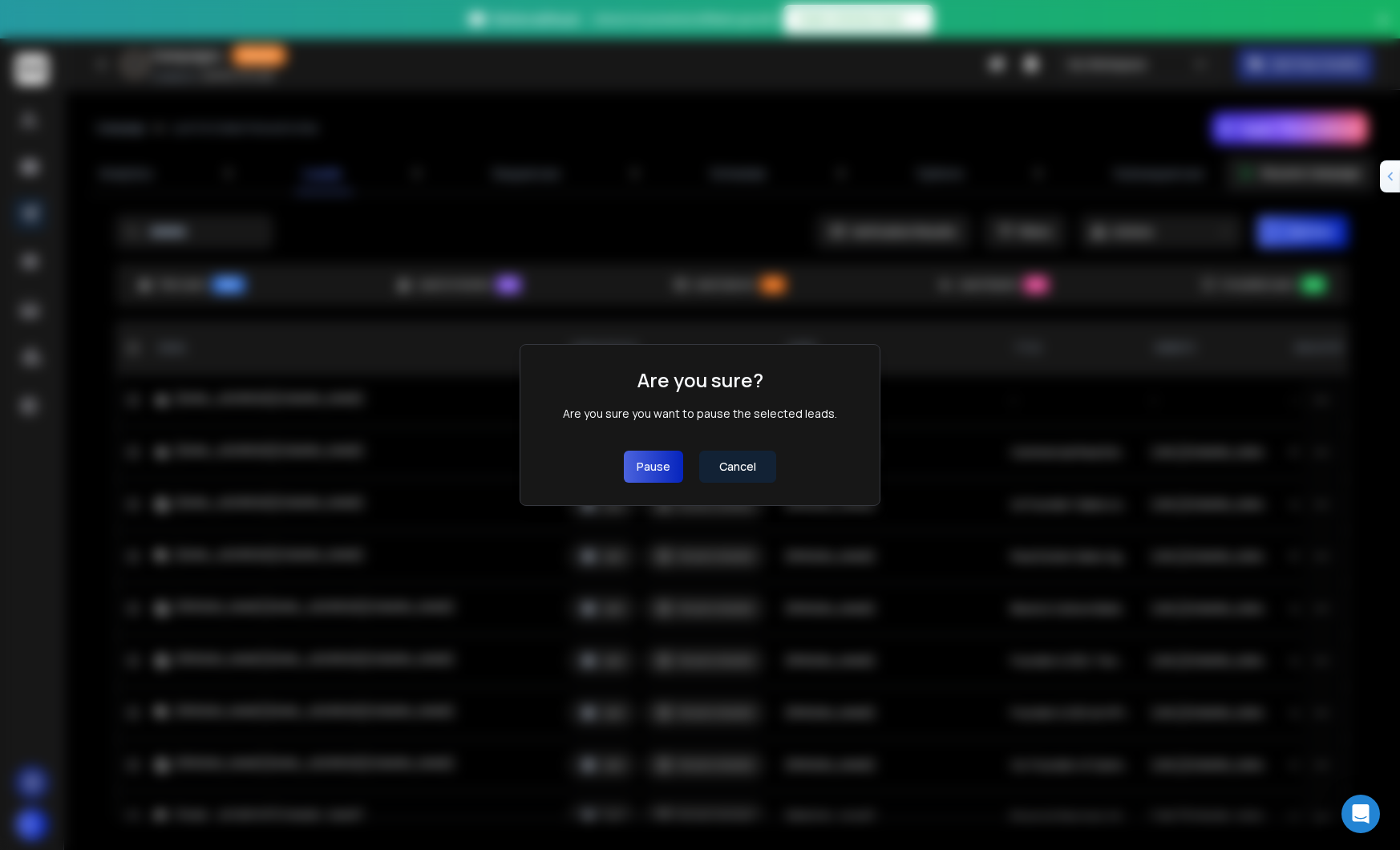
click at [652, 478] on button "Pause" at bounding box center [654, 467] width 59 height 32
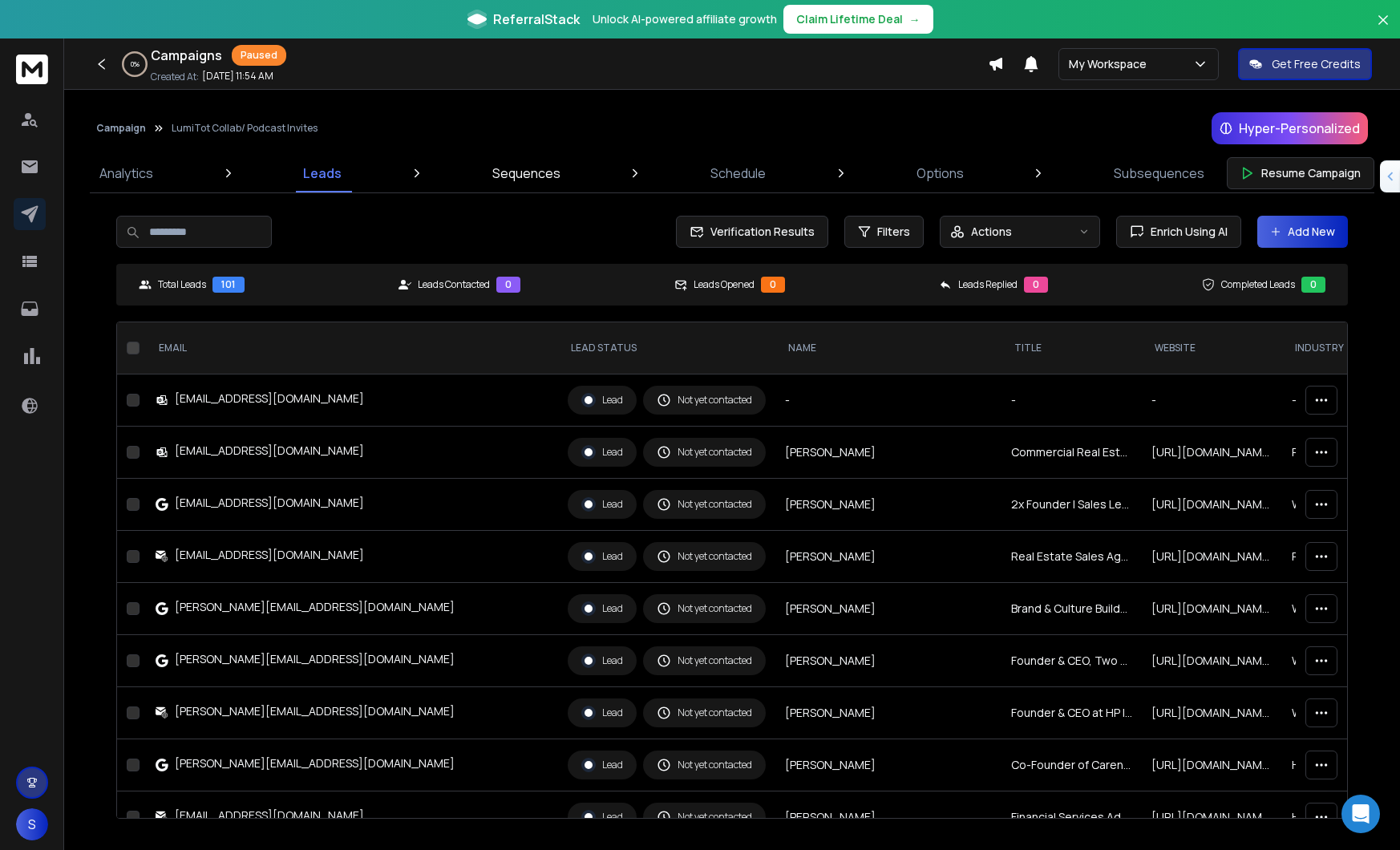
click at [531, 173] on p "Sequences" at bounding box center [526, 173] width 68 height 19
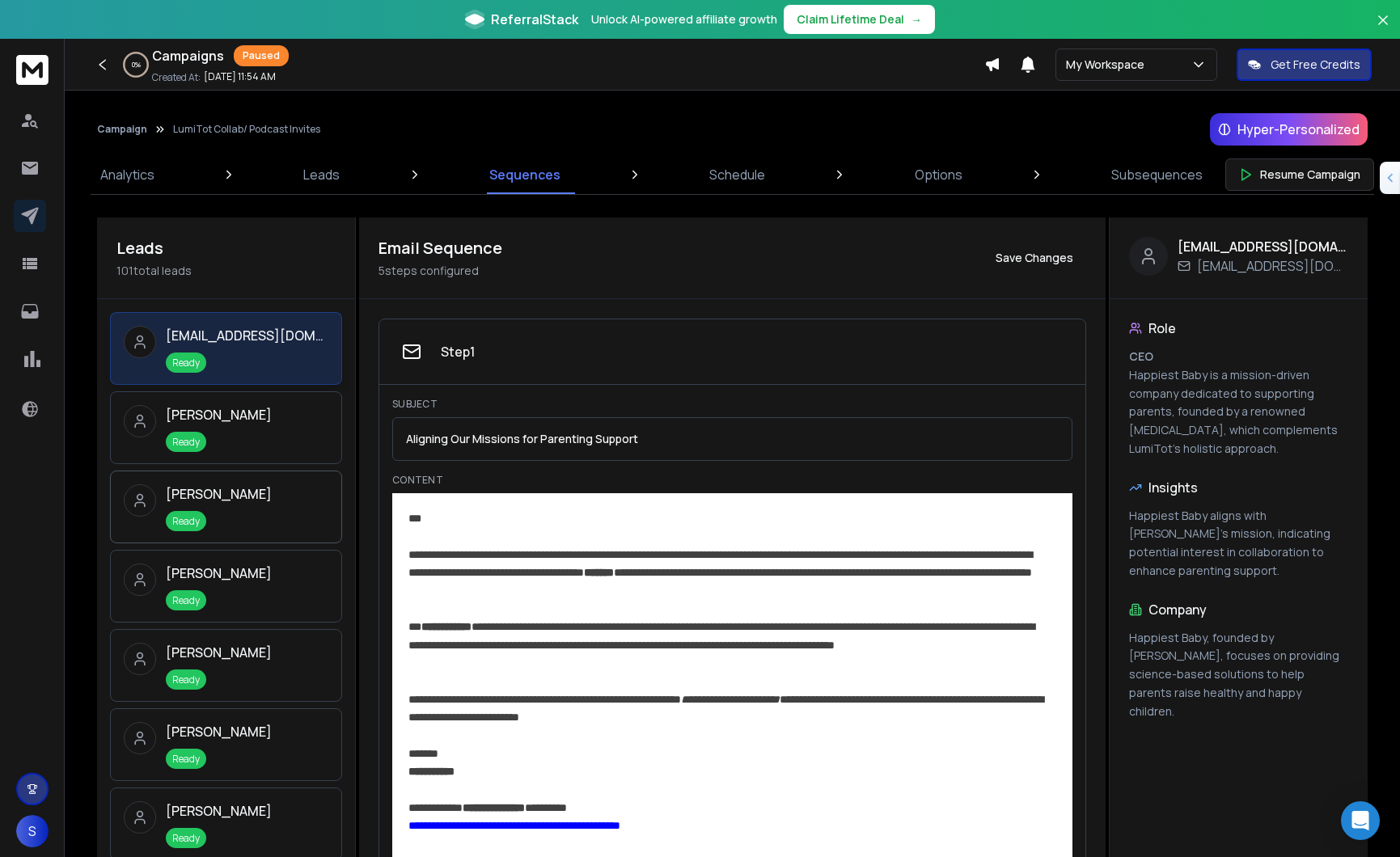
click at [218, 509] on div "Gabriel Valencia Ready" at bounding box center [247, 507] width 163 height 45
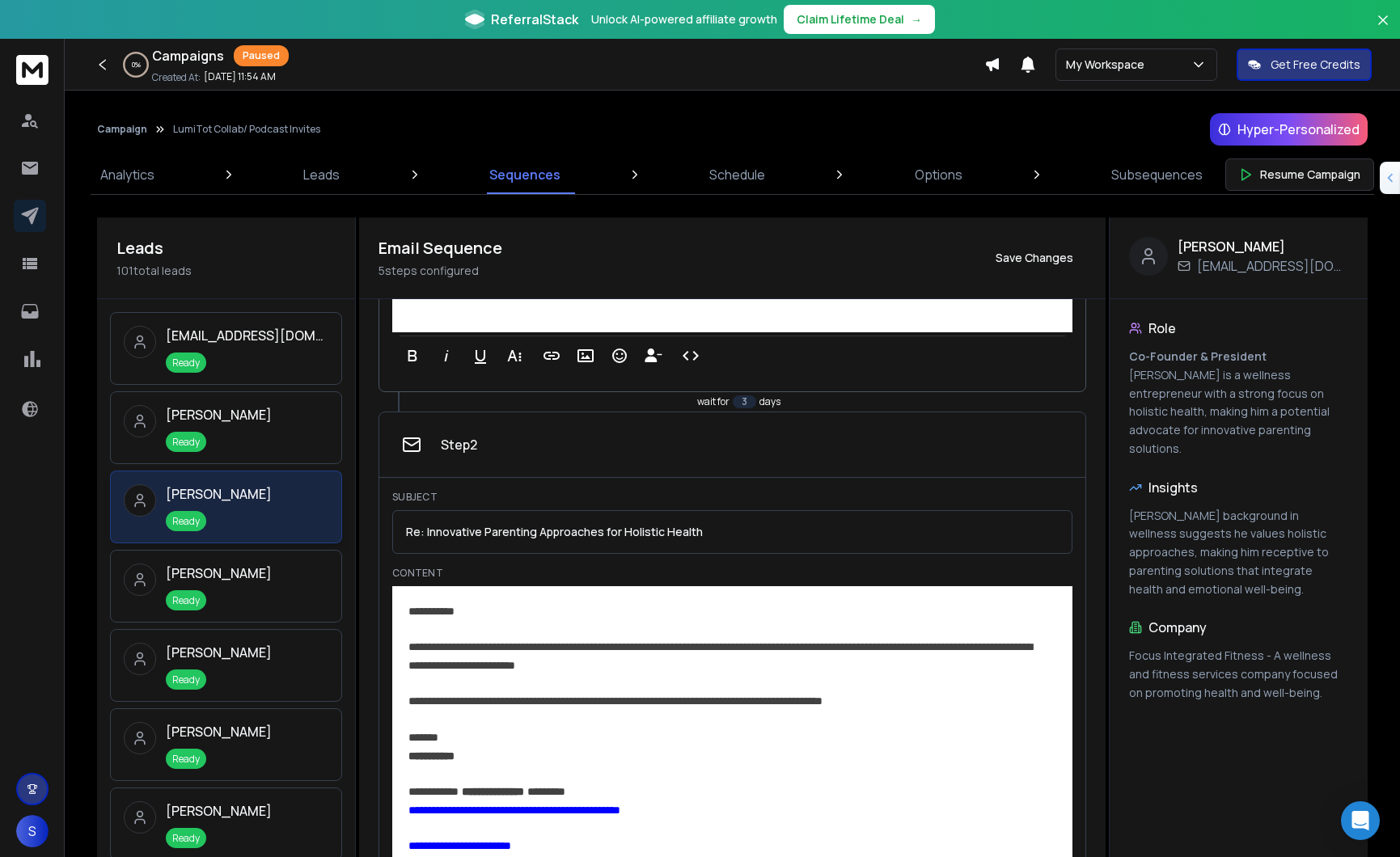
scroll to position [749, 0]
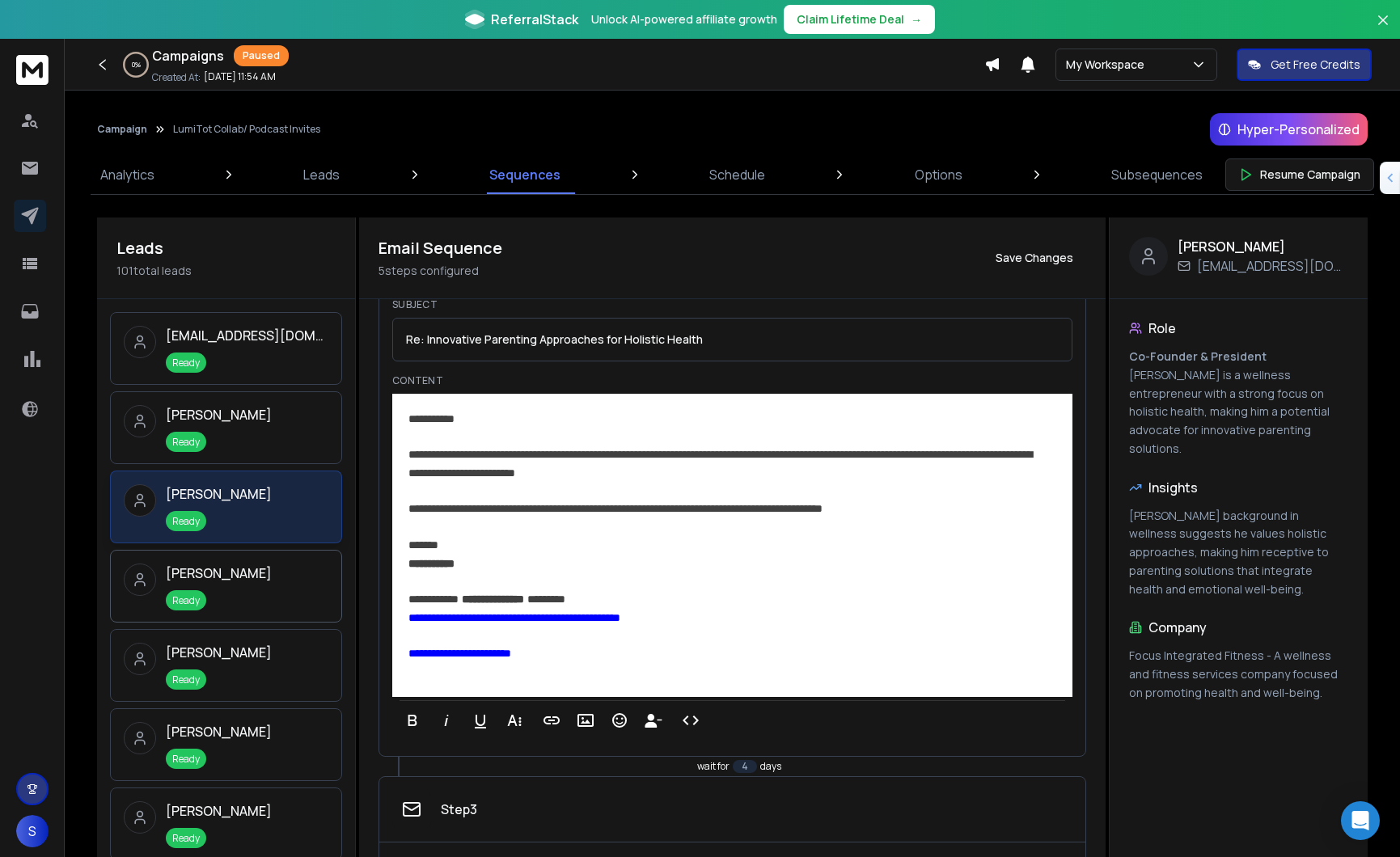
click at [223, 586] on div "Edward Wise Ready" at bounding box center [247, 587] width 163 height 45
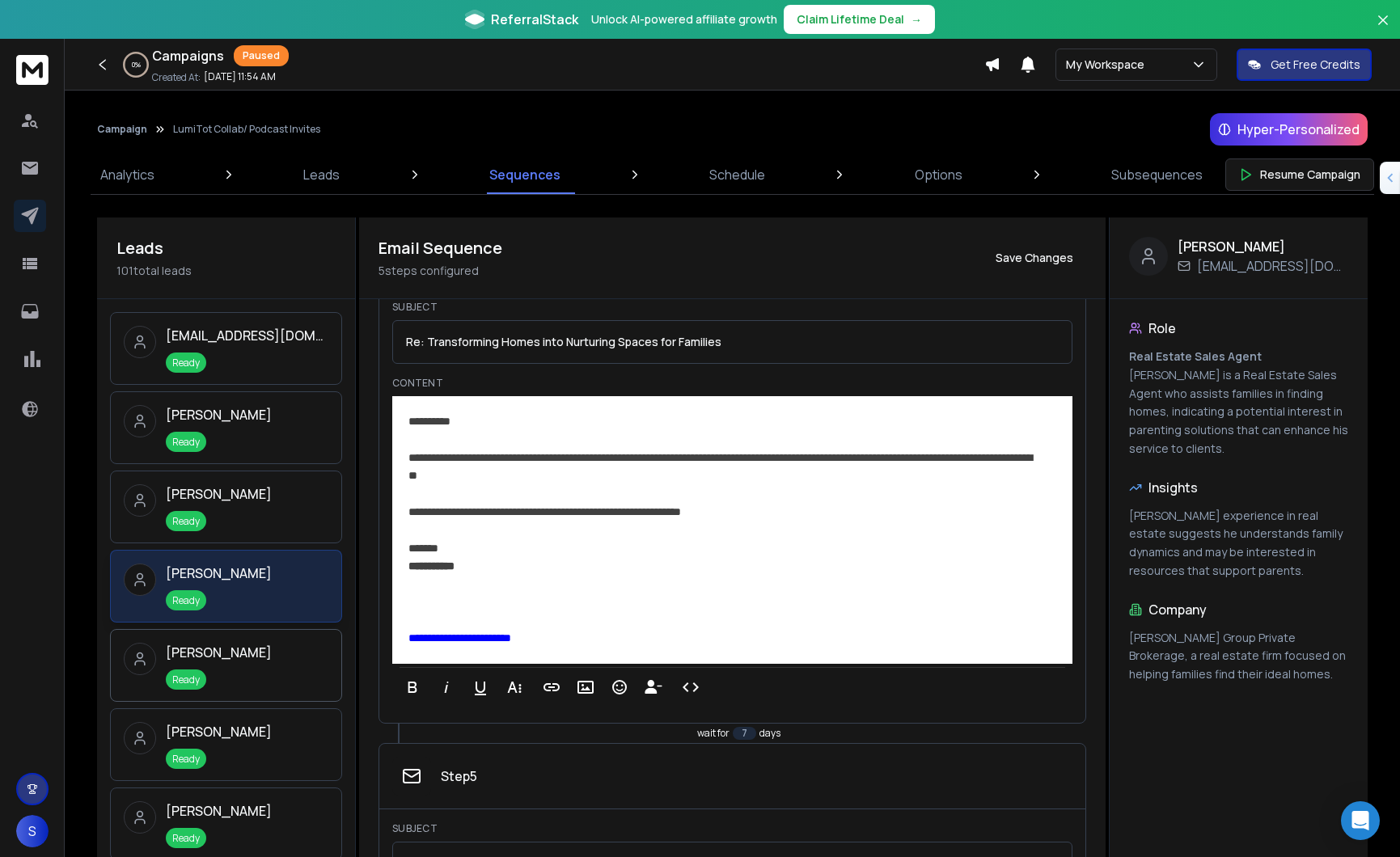
scroll to position [11, 0]
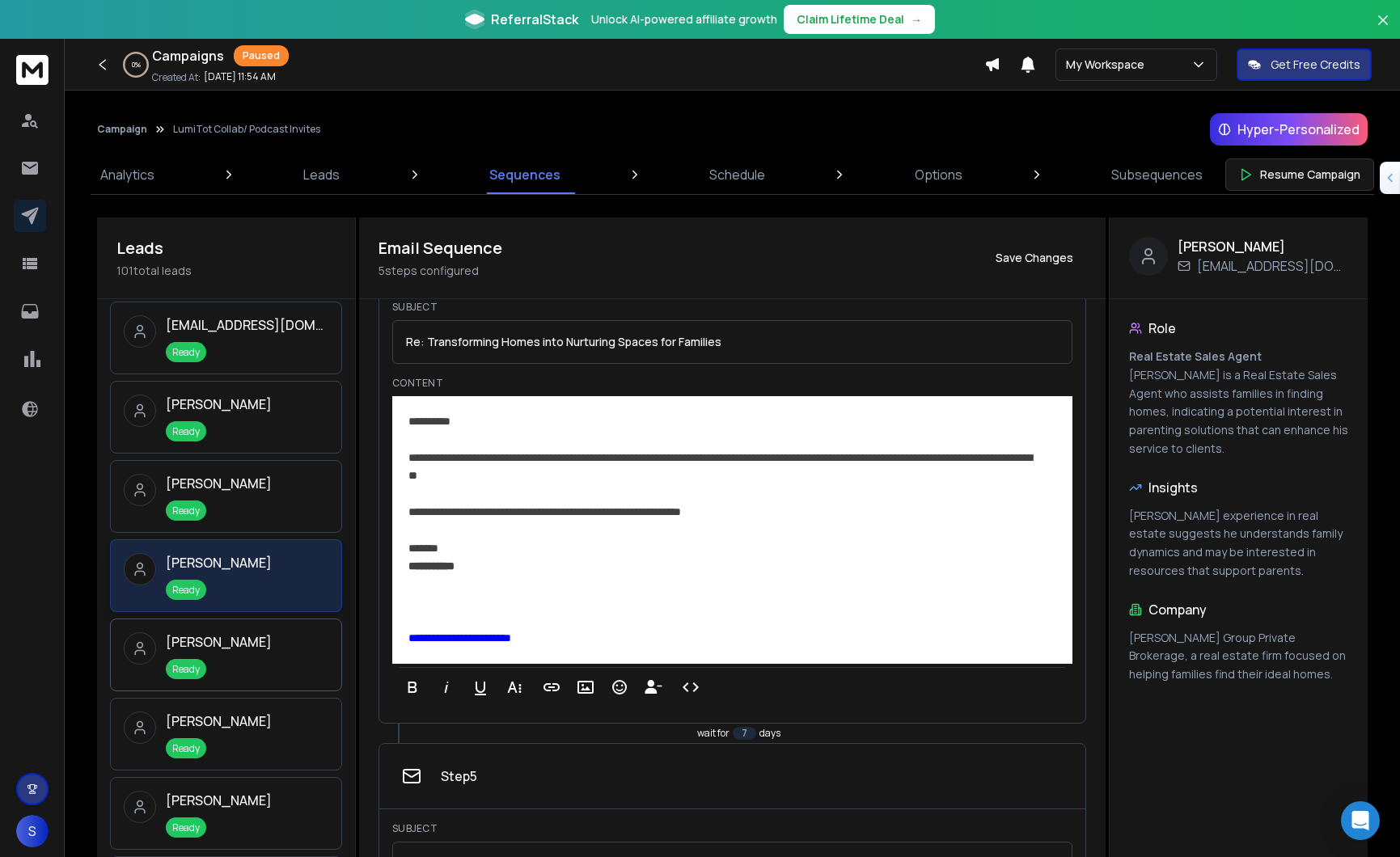
click at [256, 650] on h3 "[PERSON_NAME]" at bounding box center [218, 643] width 106 height 19
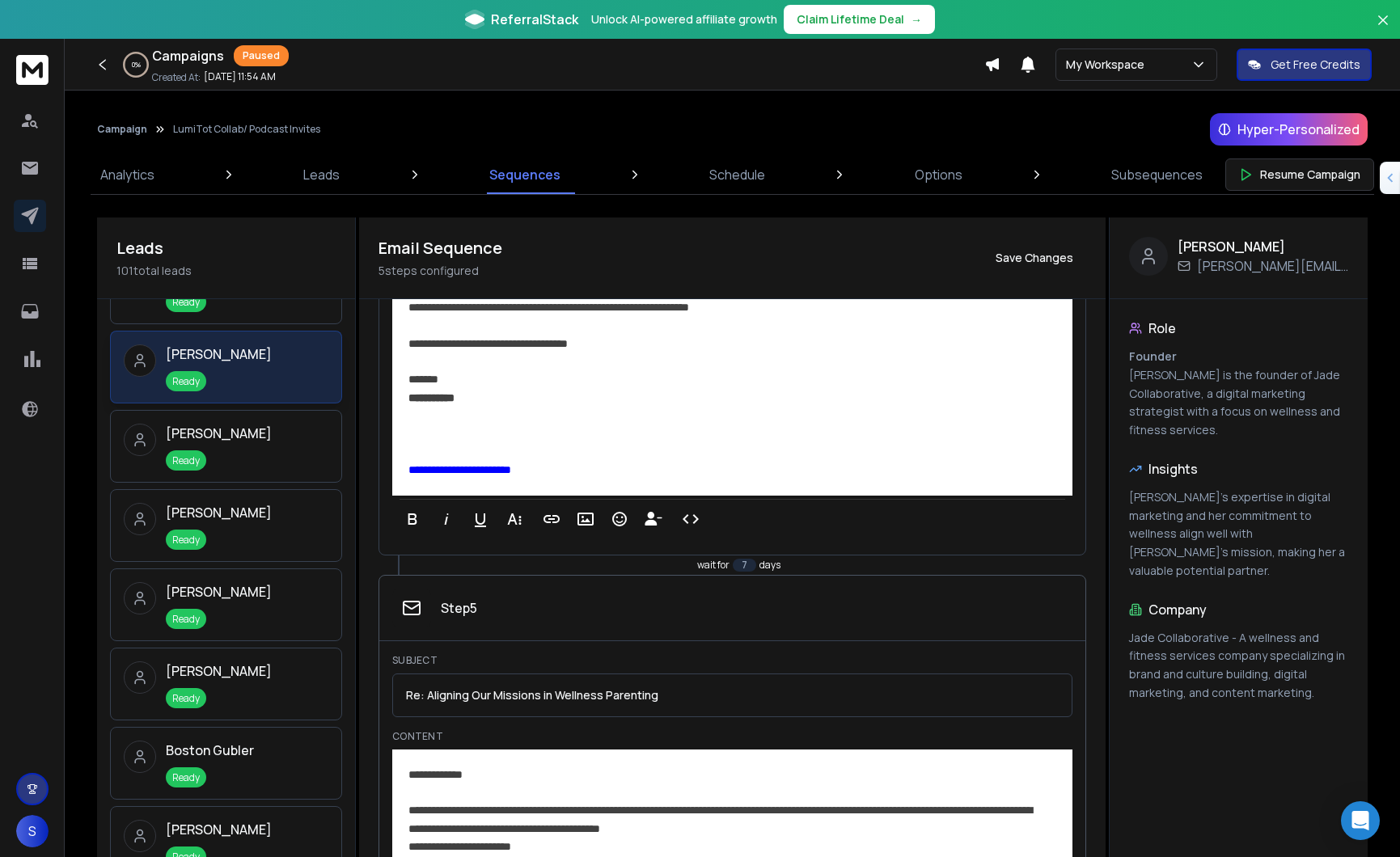
scroll to position [2134, 0]
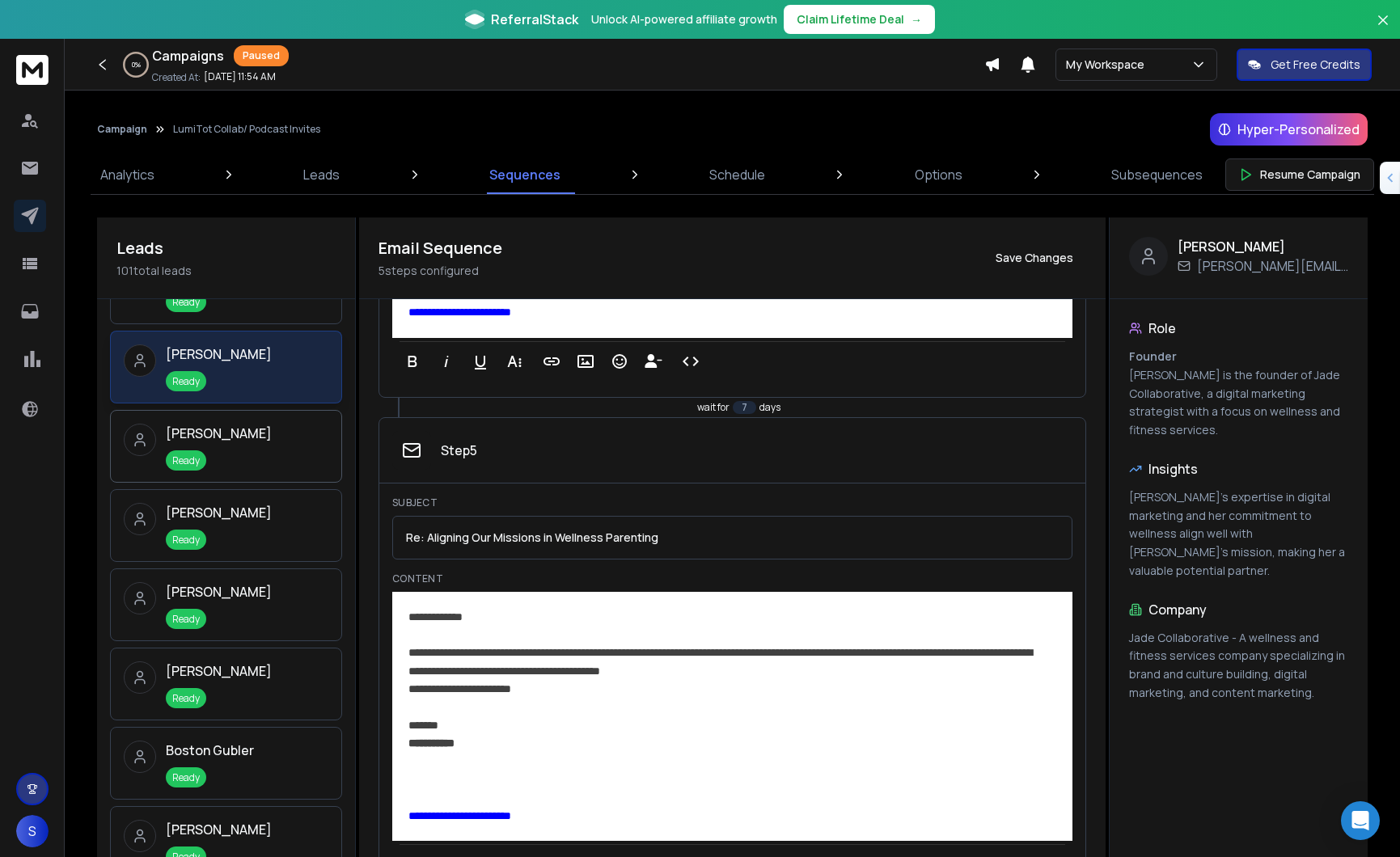
click at [261, 452] on div "Ready" at bounding box center [247, 460] width 163 height 19
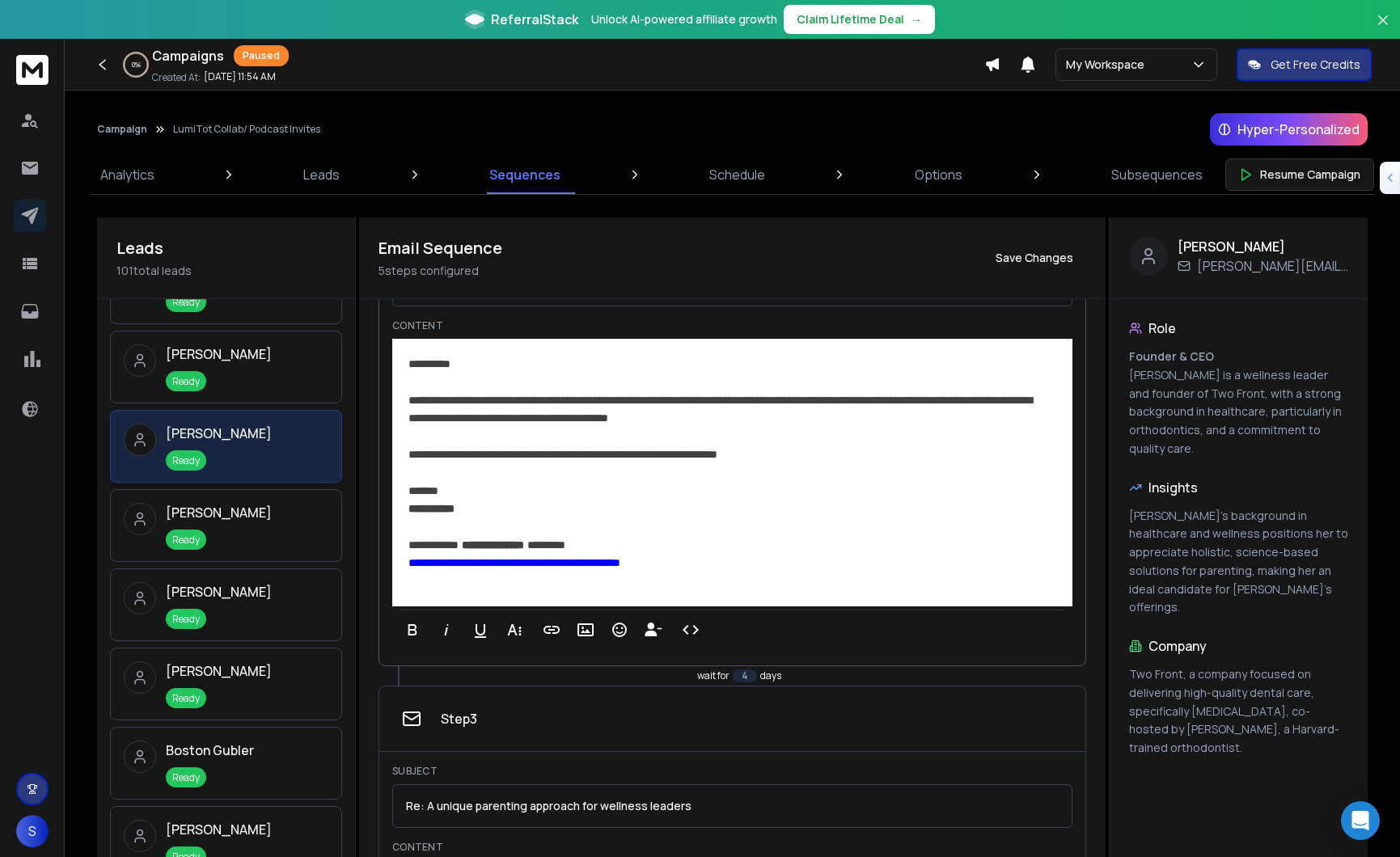
scroll to position [759, 0]
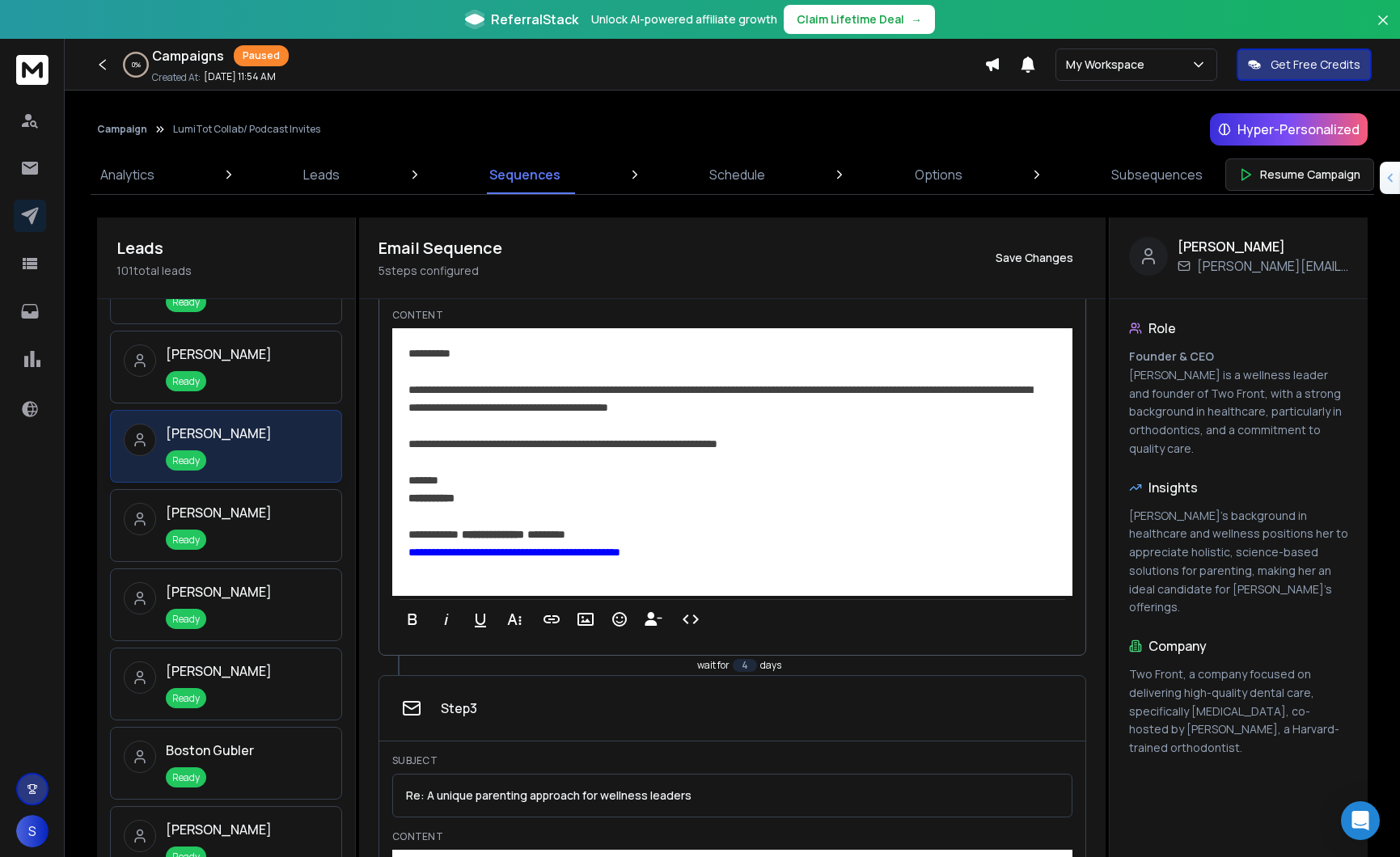
click at [697, 549] on div "**********" at bounding box center [732, 553] width 648 height 18
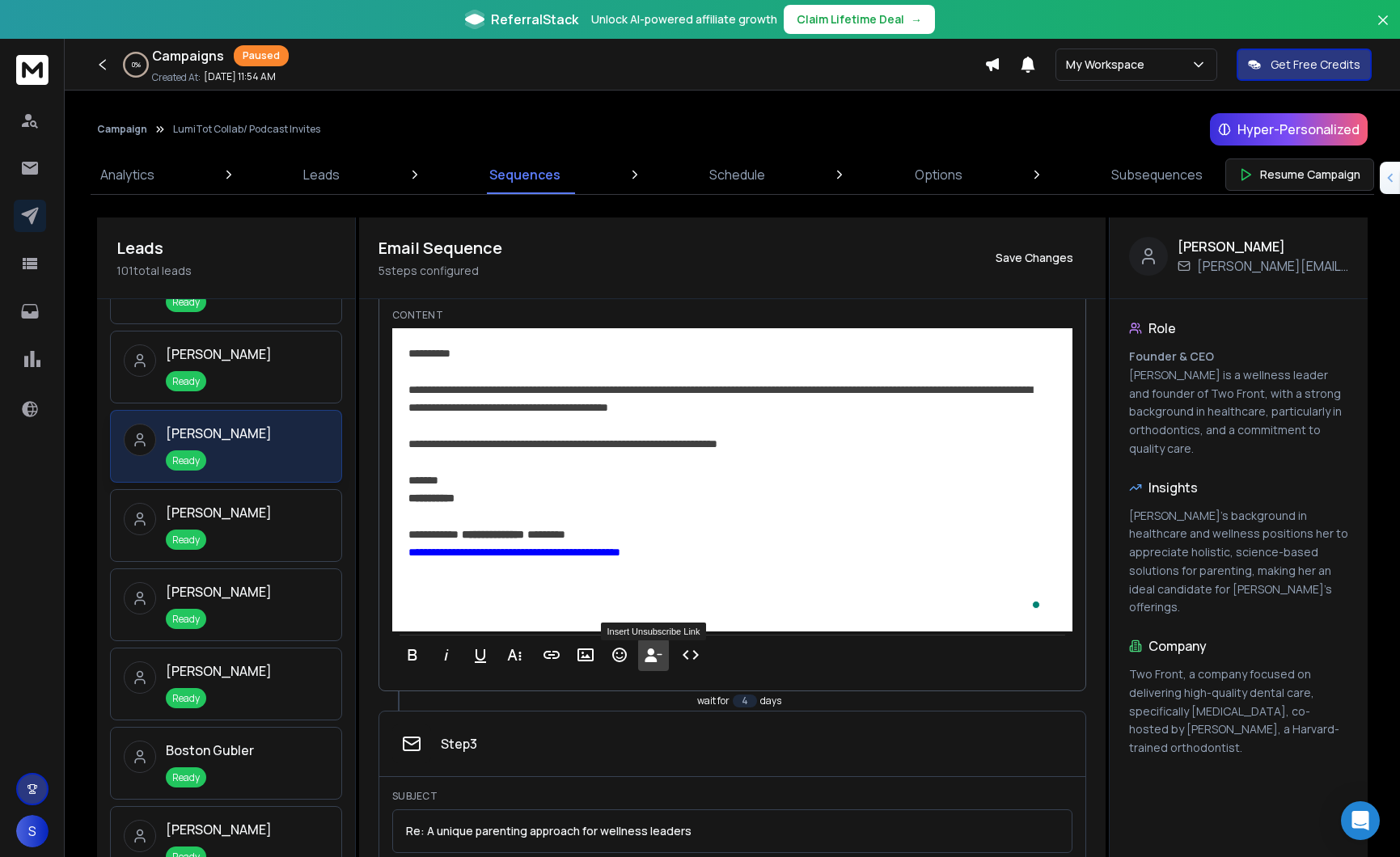
click at [656, 658] on icon "button" at bounding box center [654, 655] width 19 height 14
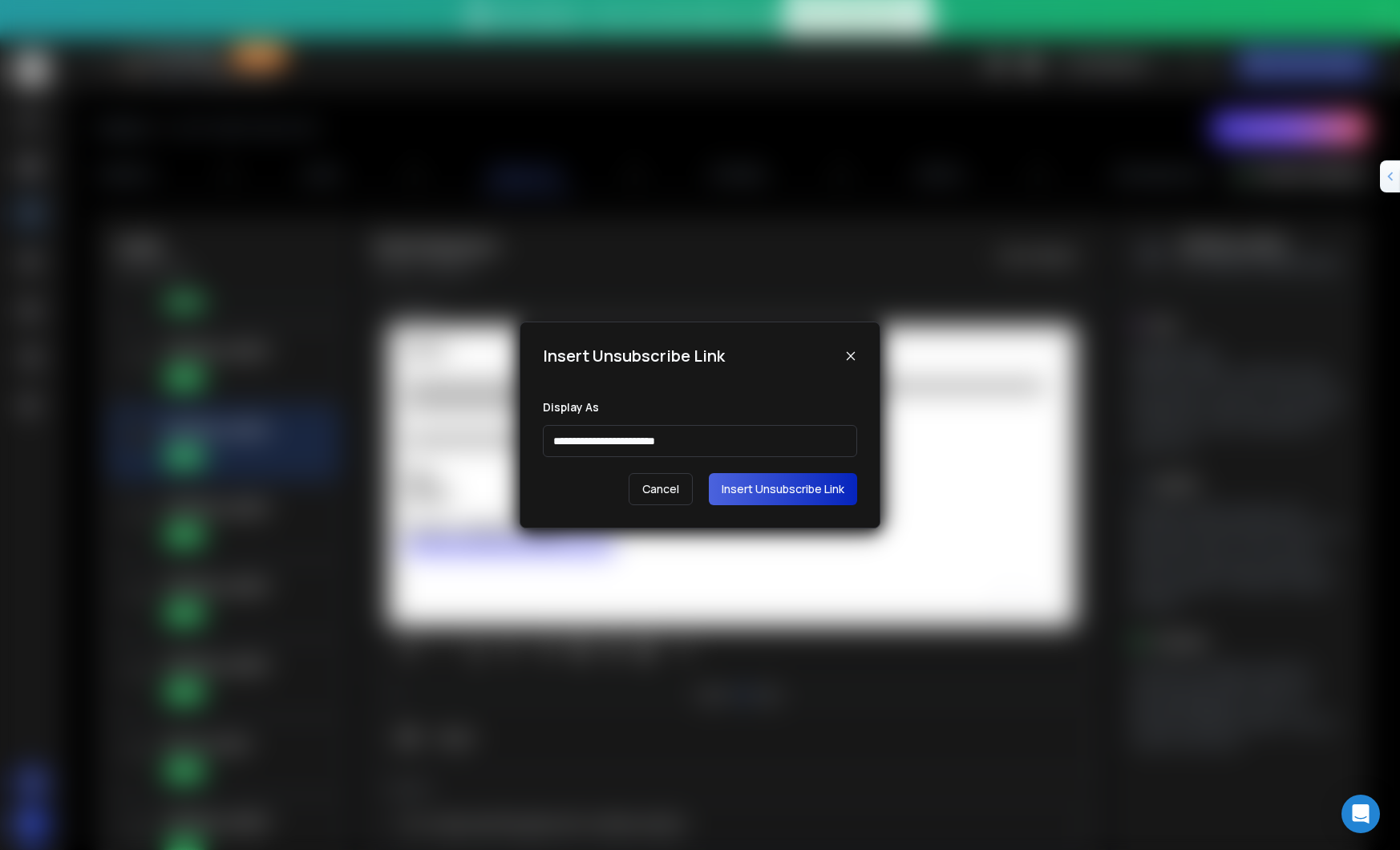
click at [749, 498] on button "Insert Unsubscribe Link" at bounding box center [783, 490] width 148 height 32
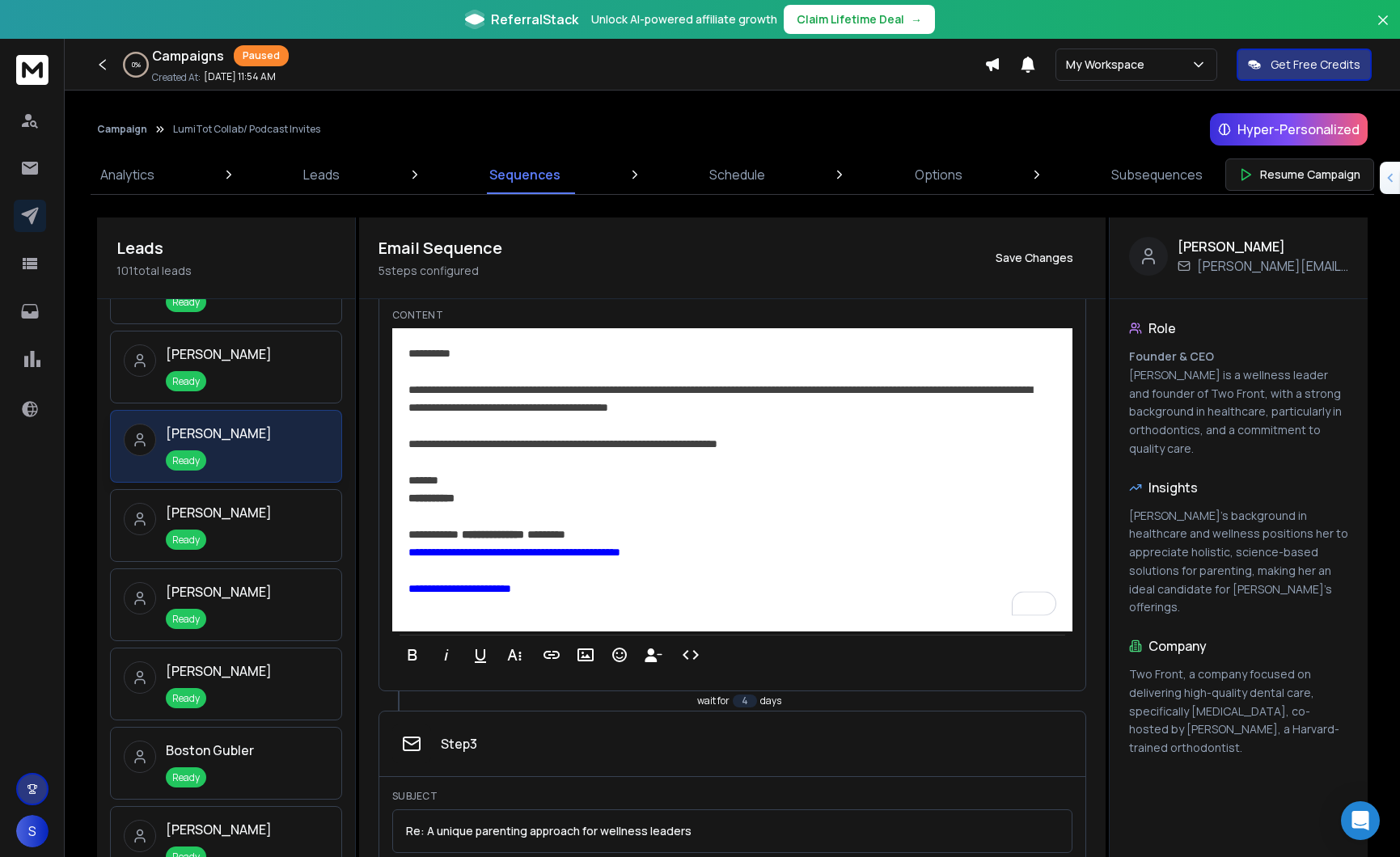
click at [472, 571] on div "To enrich screen reader interactions, please activate Accessibility in Grammarl…" at bounding box center [732, 571] width 648 height 18
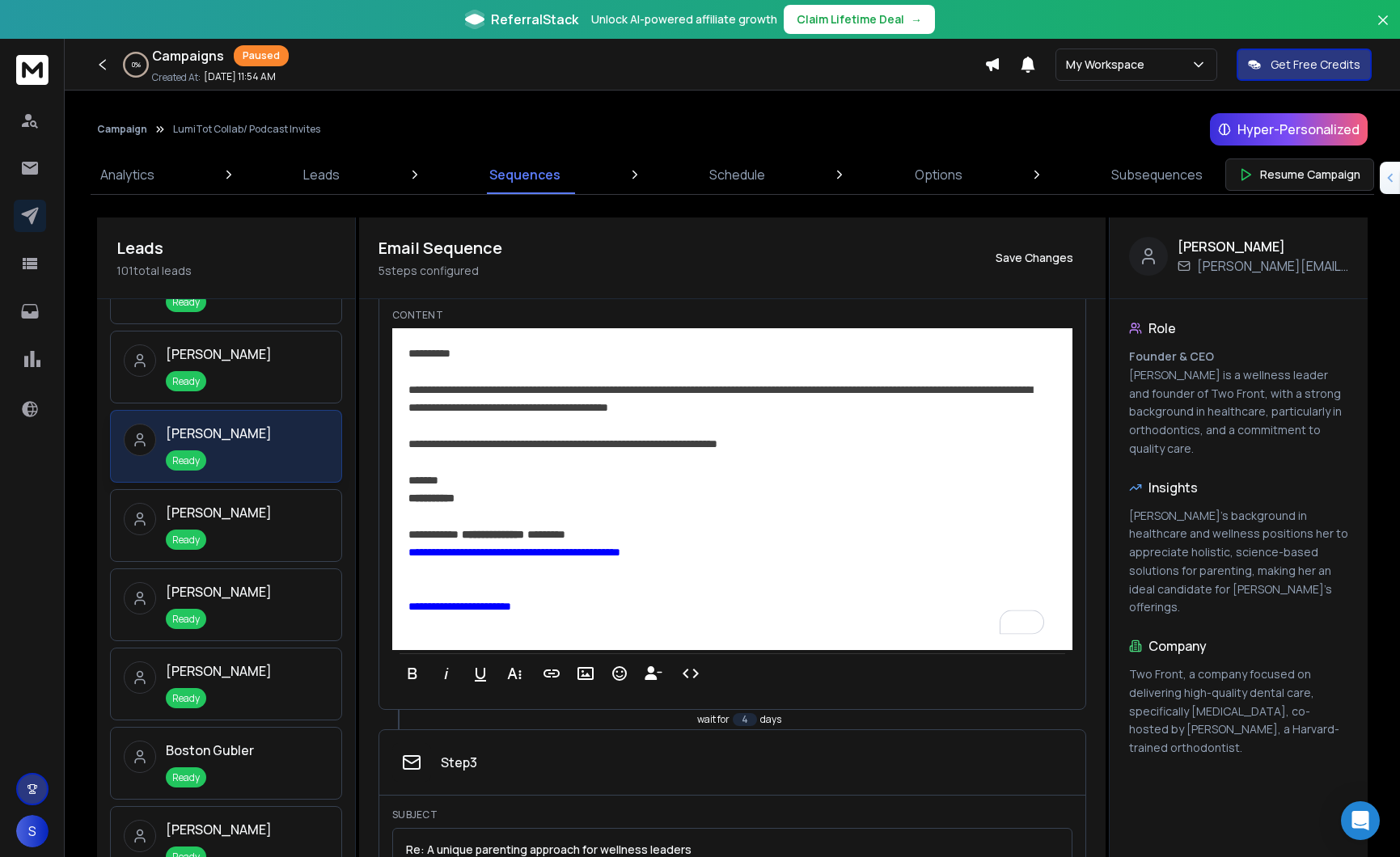
click at [456, 624] on div "To enrich screen reader interactions, please activate Accessibility in Grammarl…" at bounding box center [732, 625] width 648 height 18
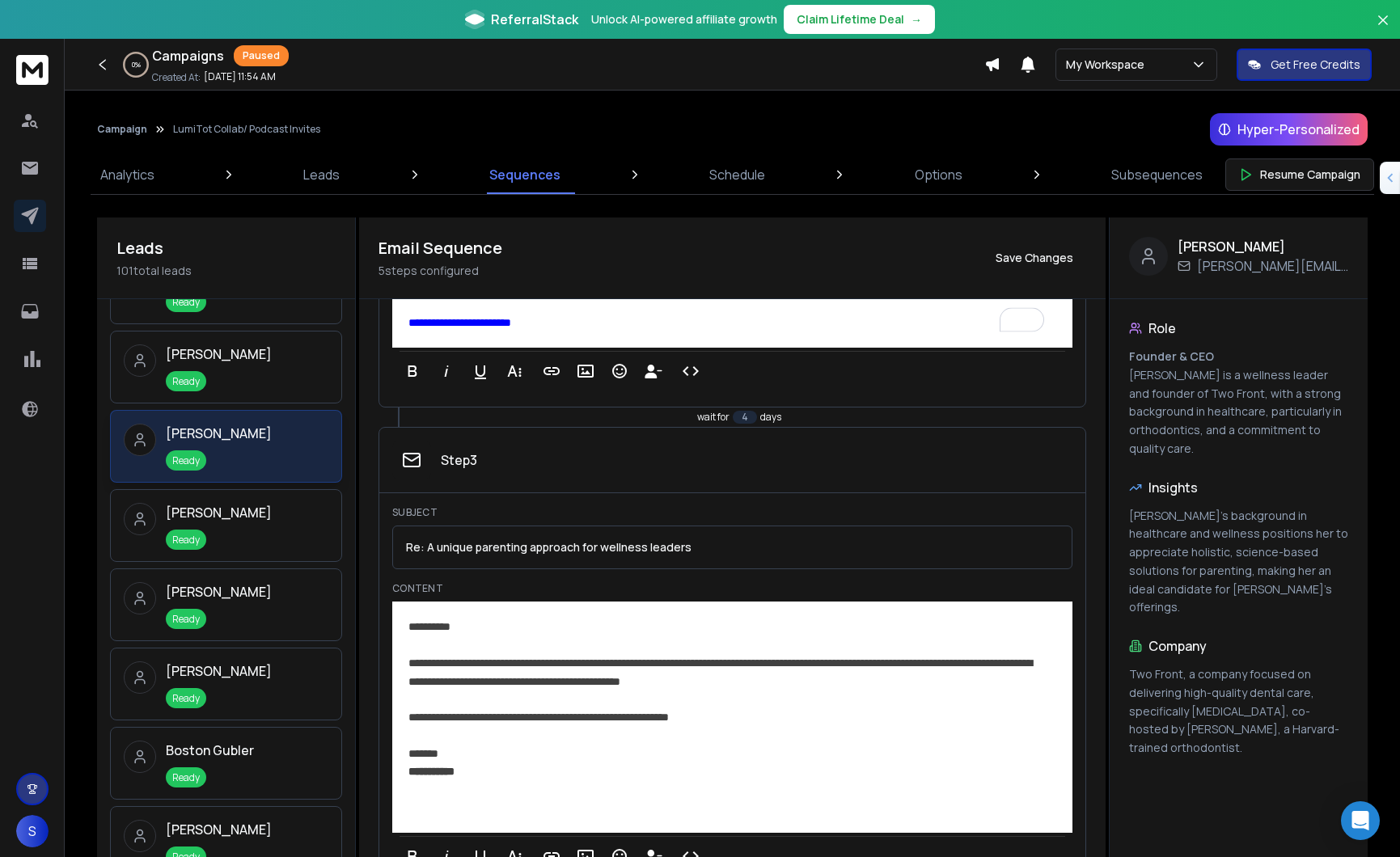
scroll to position [1198, 0]
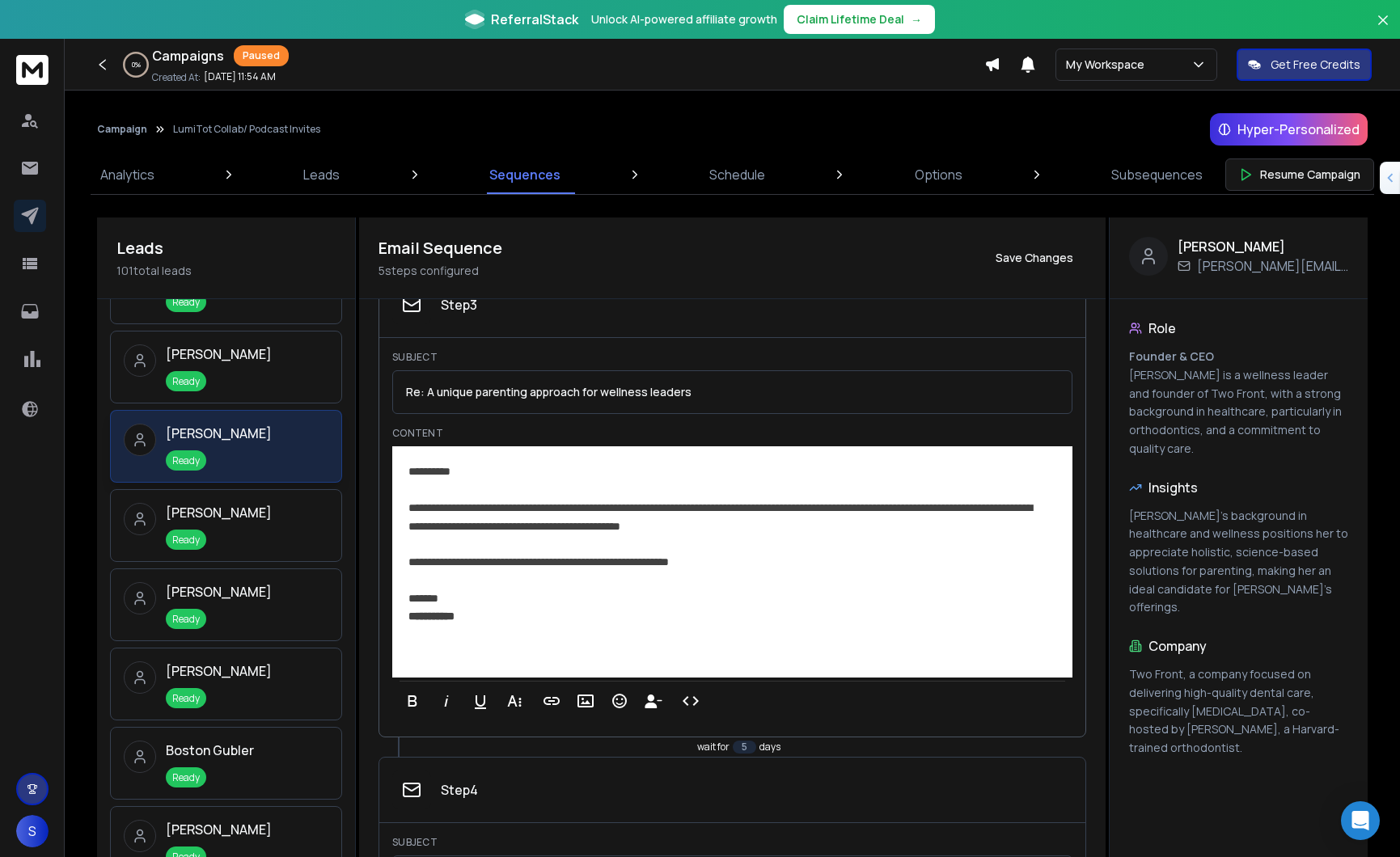
click at [433, 672] on div "**********" at bounding box center [732, 562] width 681 height 231
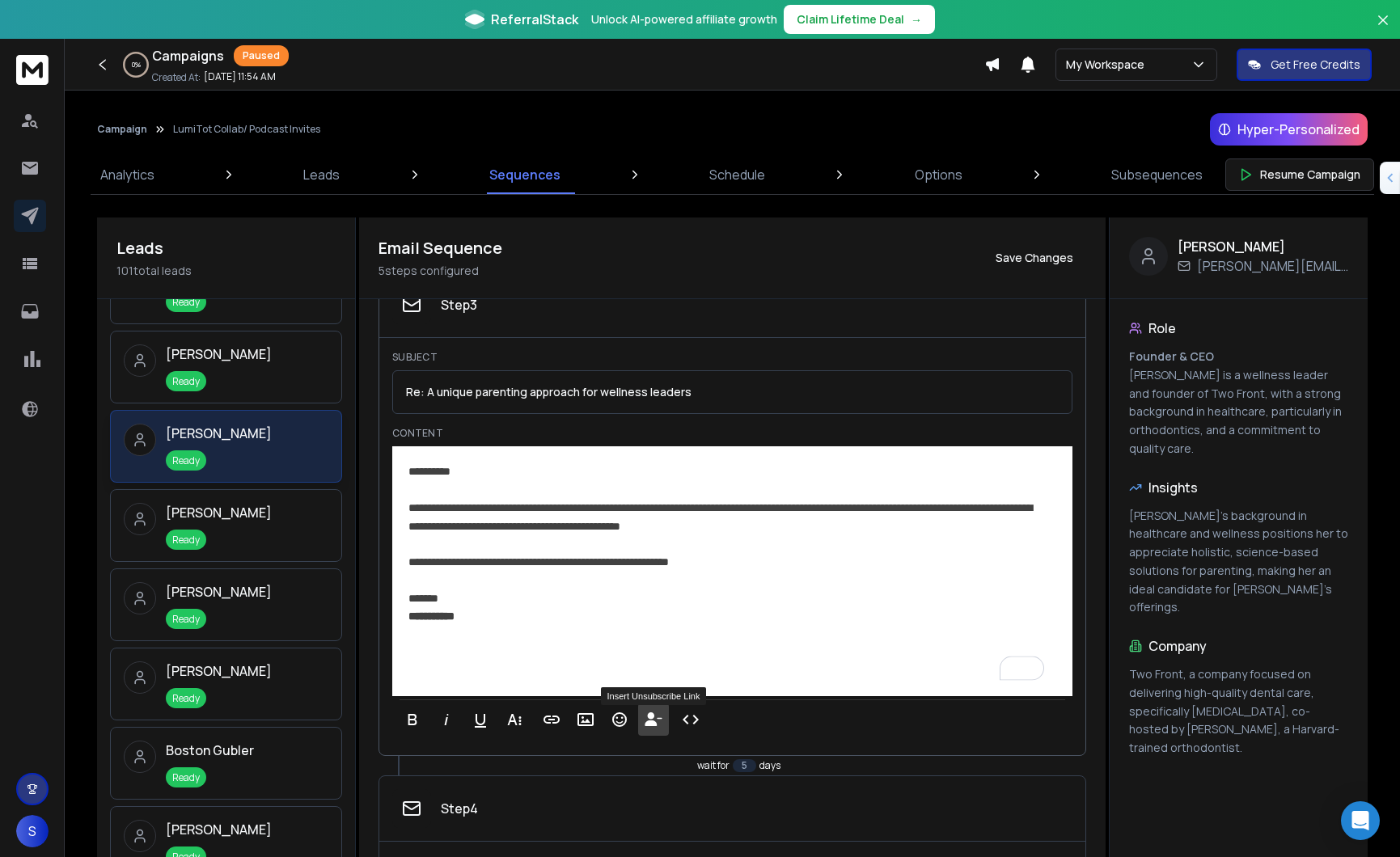
click at [638, 718] on button "Insert Unsubscribe Link" at bounding box center [654, 720] width 31 height 32
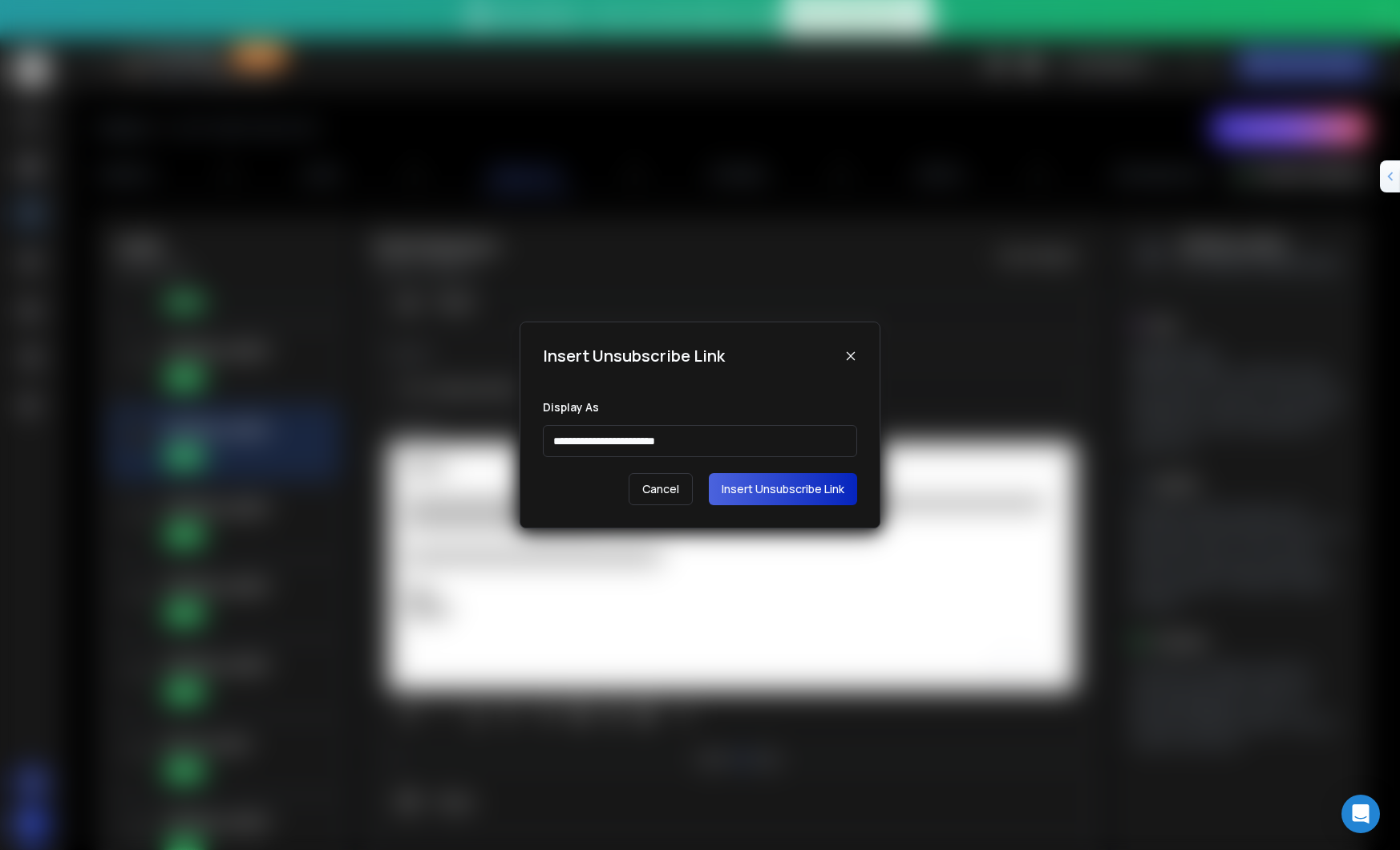
click at [739, 495] on button "Insert Unsubscribe Link" at bounding box center [783, 490] width 148 height 32
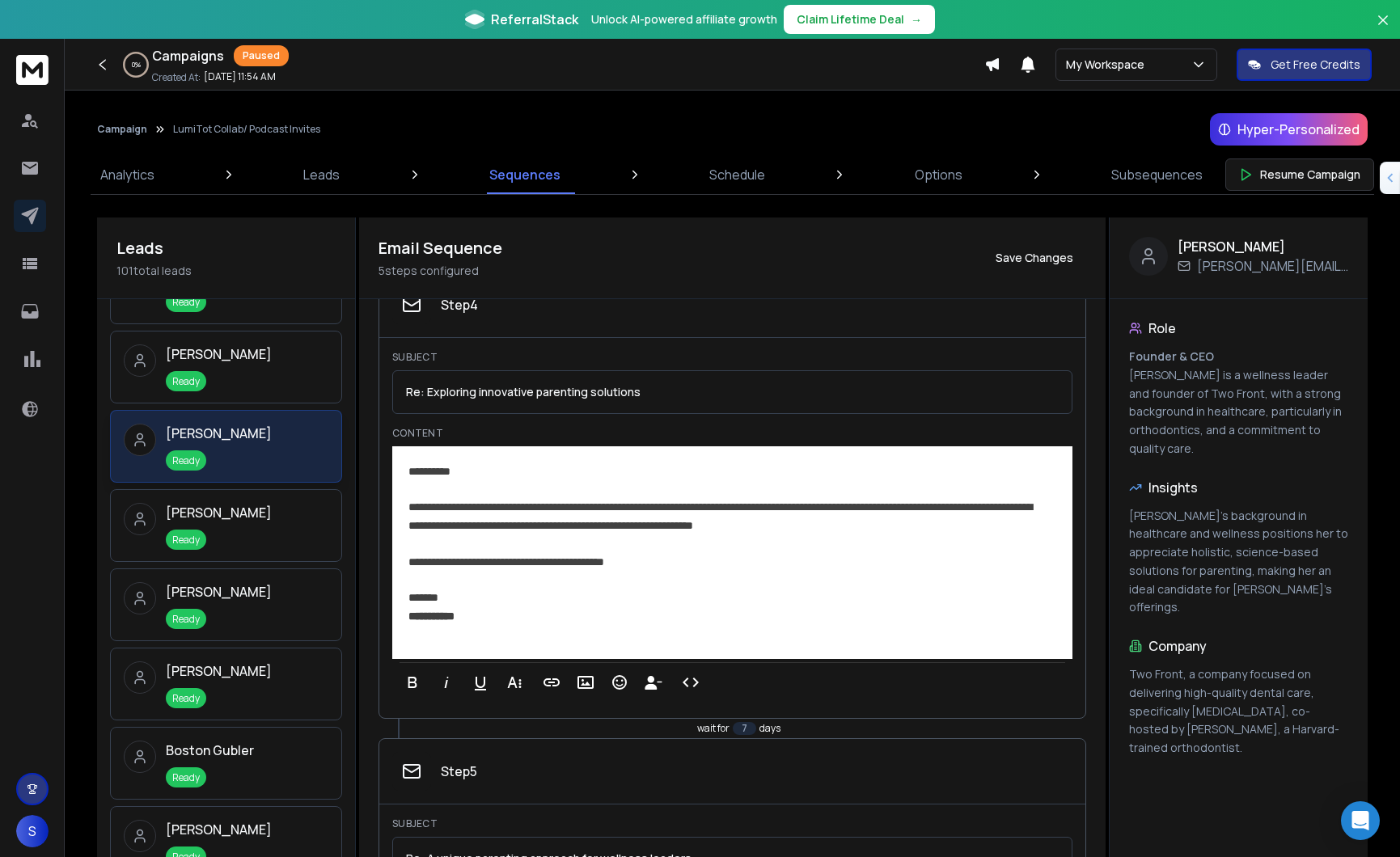
scroll to position [1806, 0]
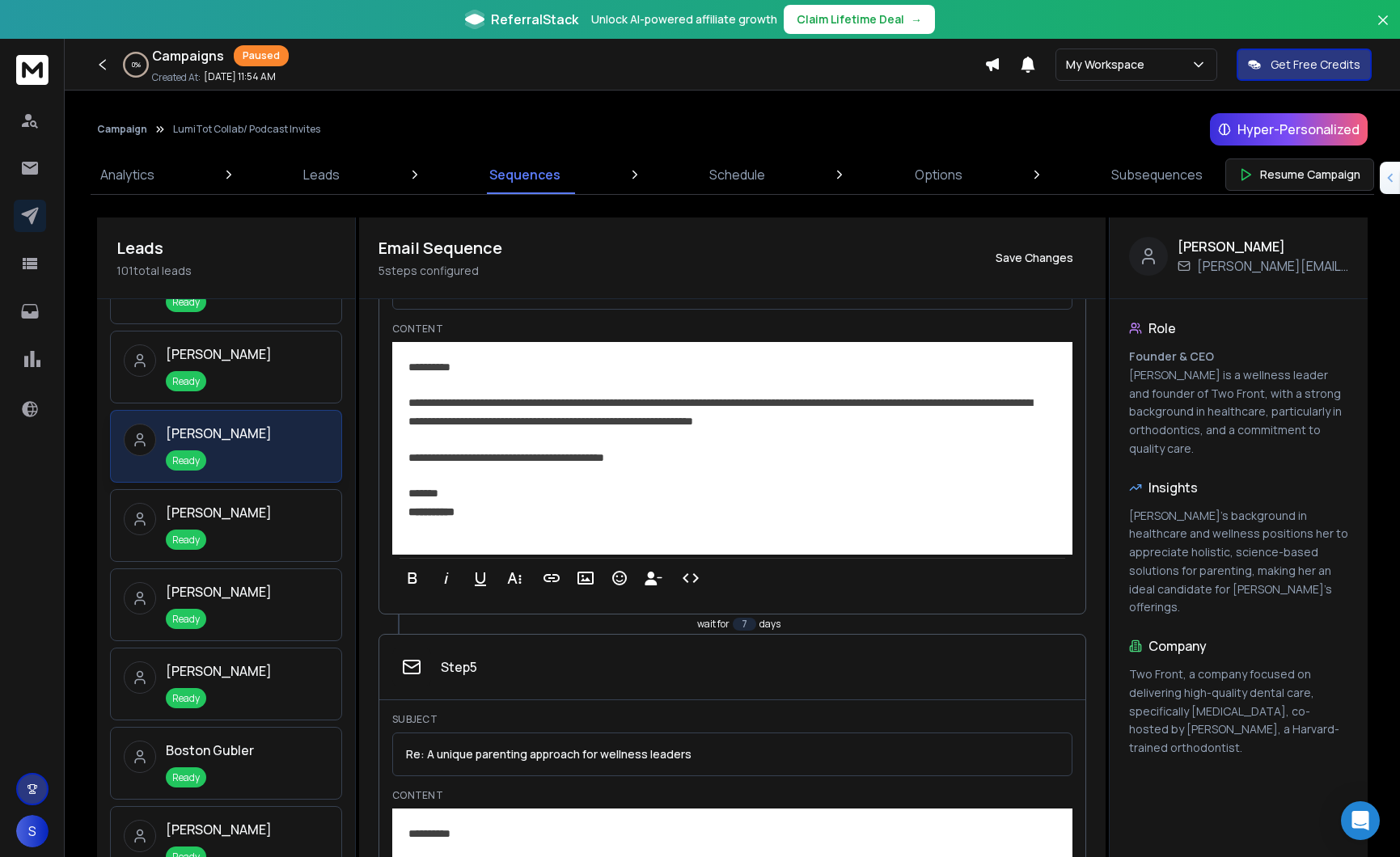
click at [511, 513] on div "**********" at bounding box center [732, 512] width 648 height 18
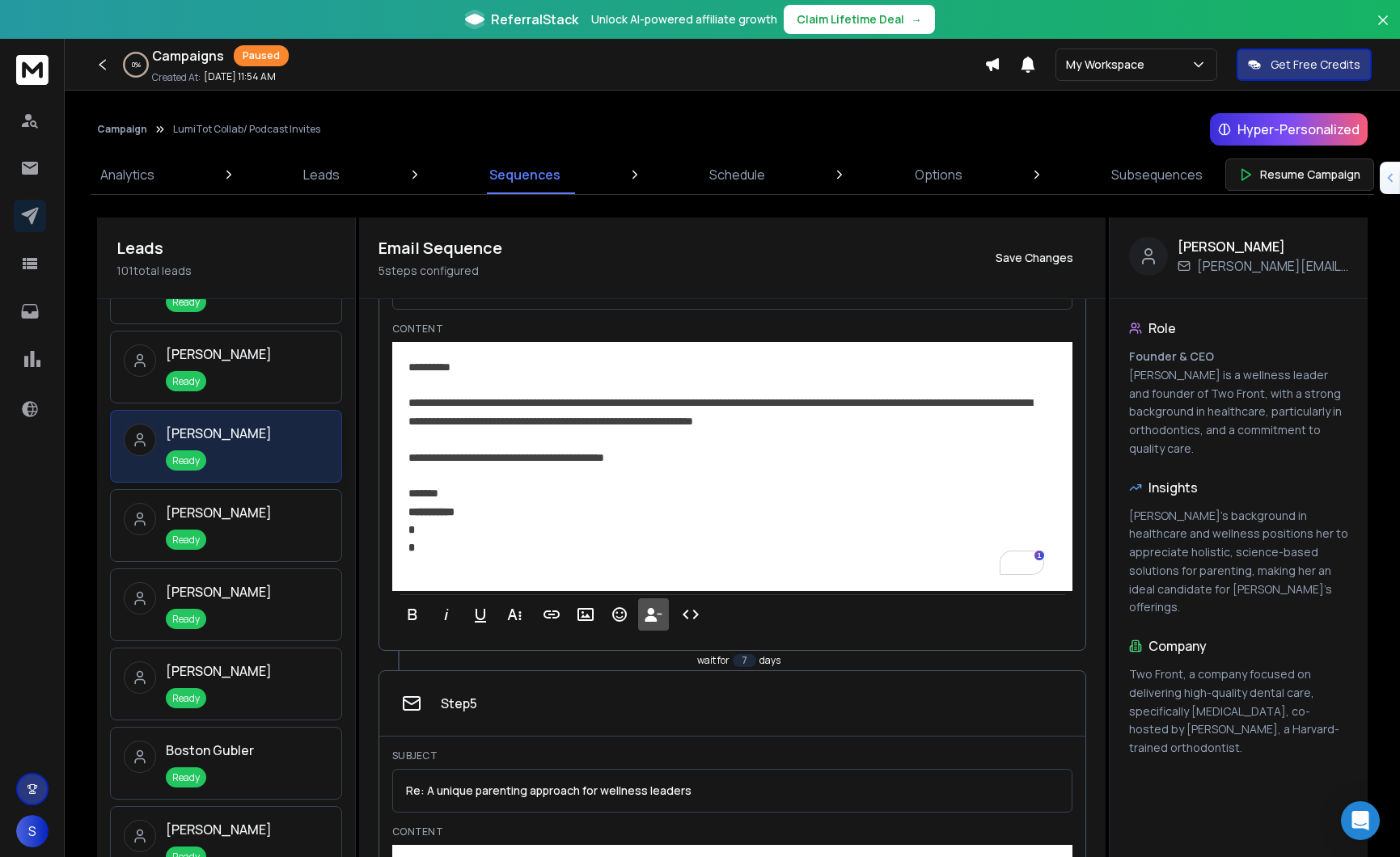
click at [647, 616] on icon "button" at bounding box center [654, 615] width 19 height 14
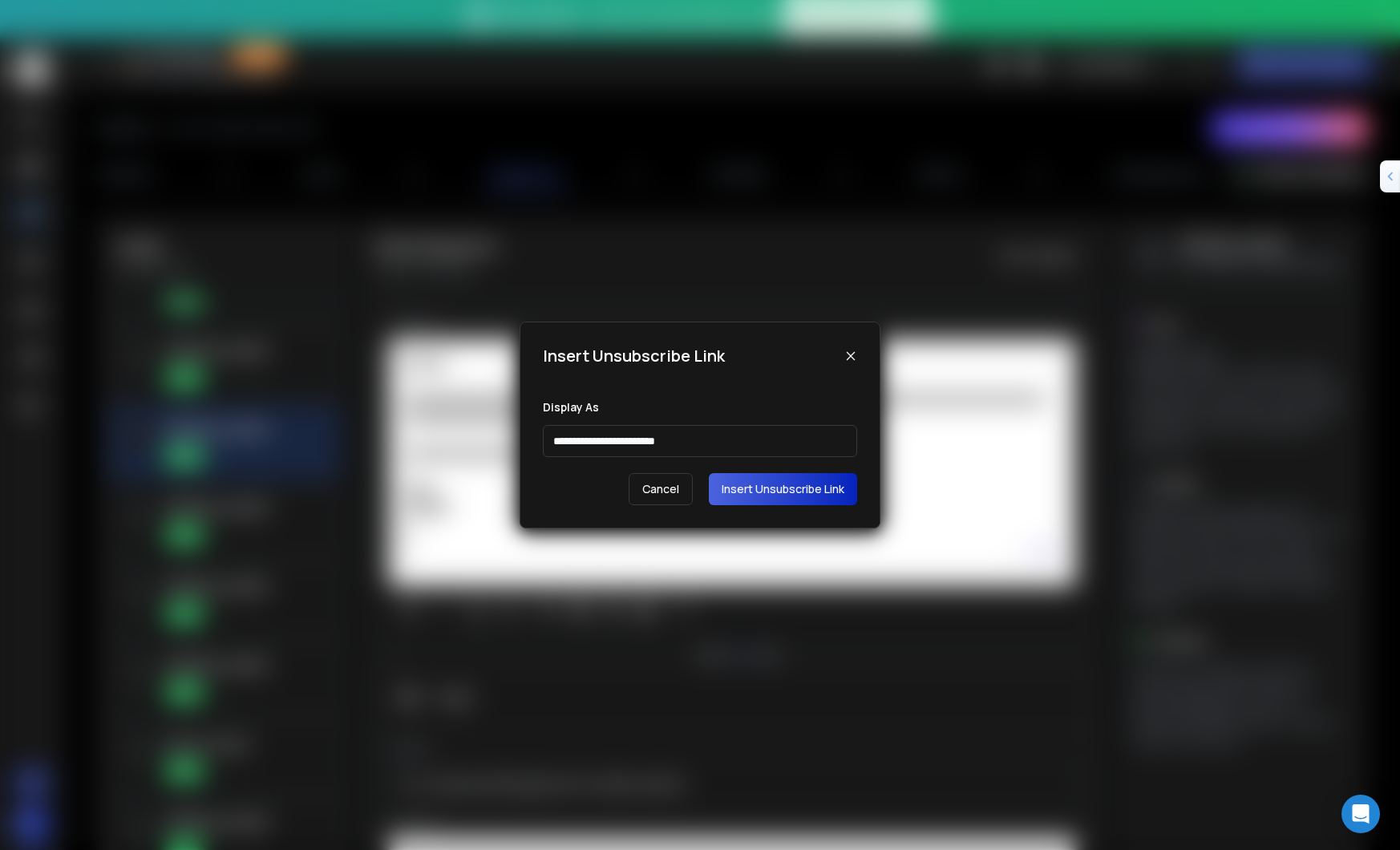
click at [750, 489] on button "Insert Unsubscribe Link" at bounding box center [783, 490] width 148 height 32
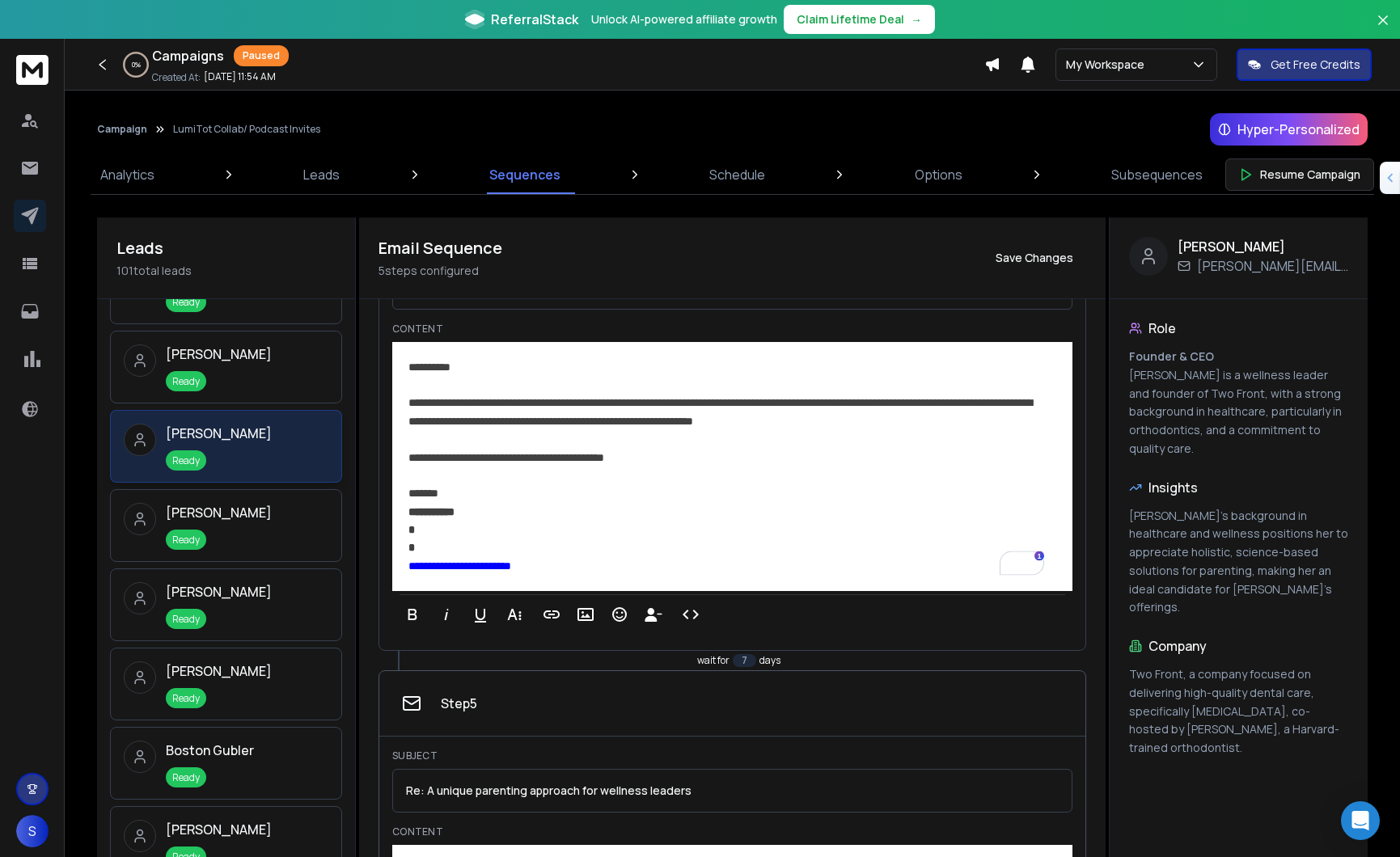
scroll to position [2026, 0]
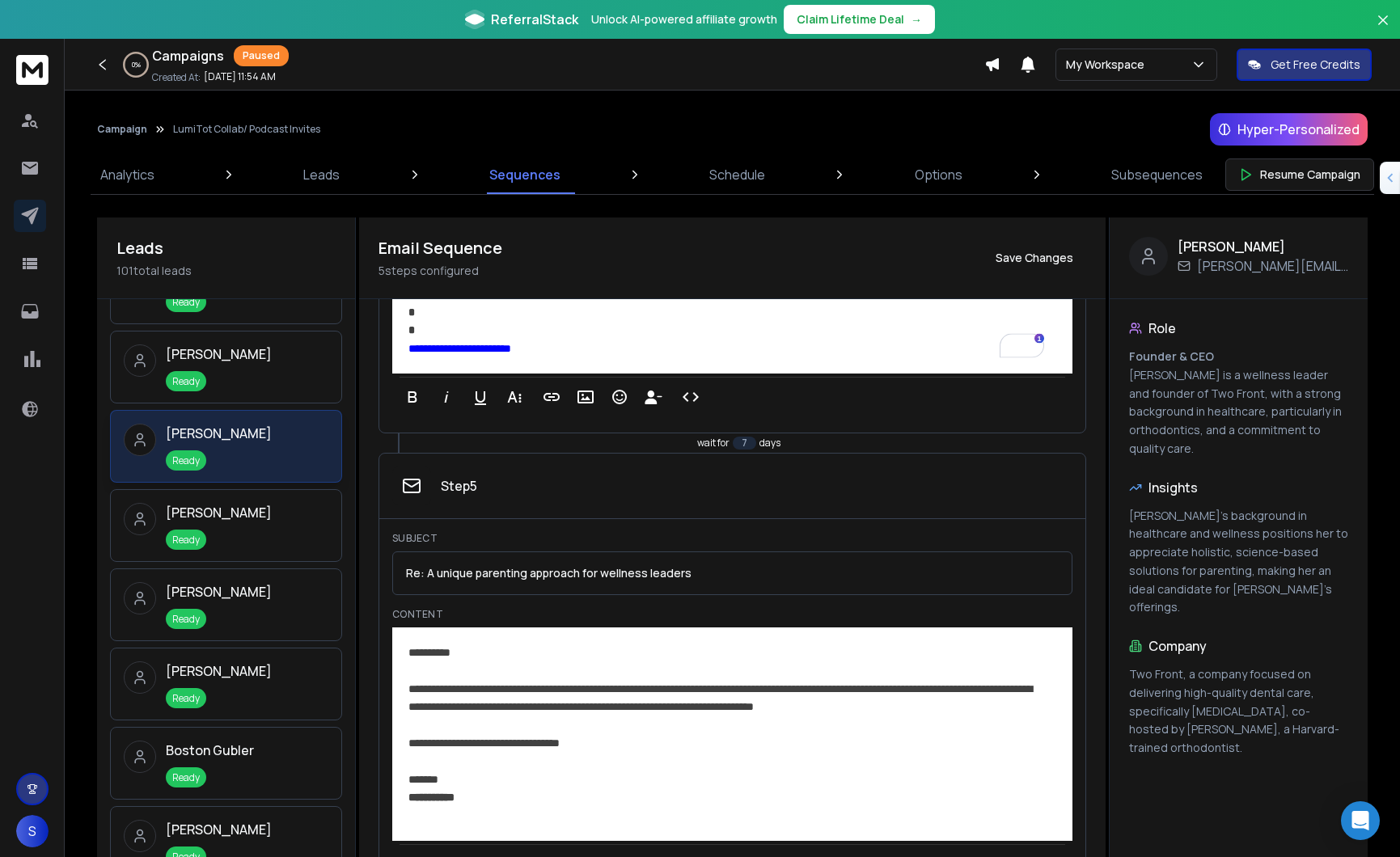
click at [465, 812] on div at bounding box center [732, 816] width 648 height 18
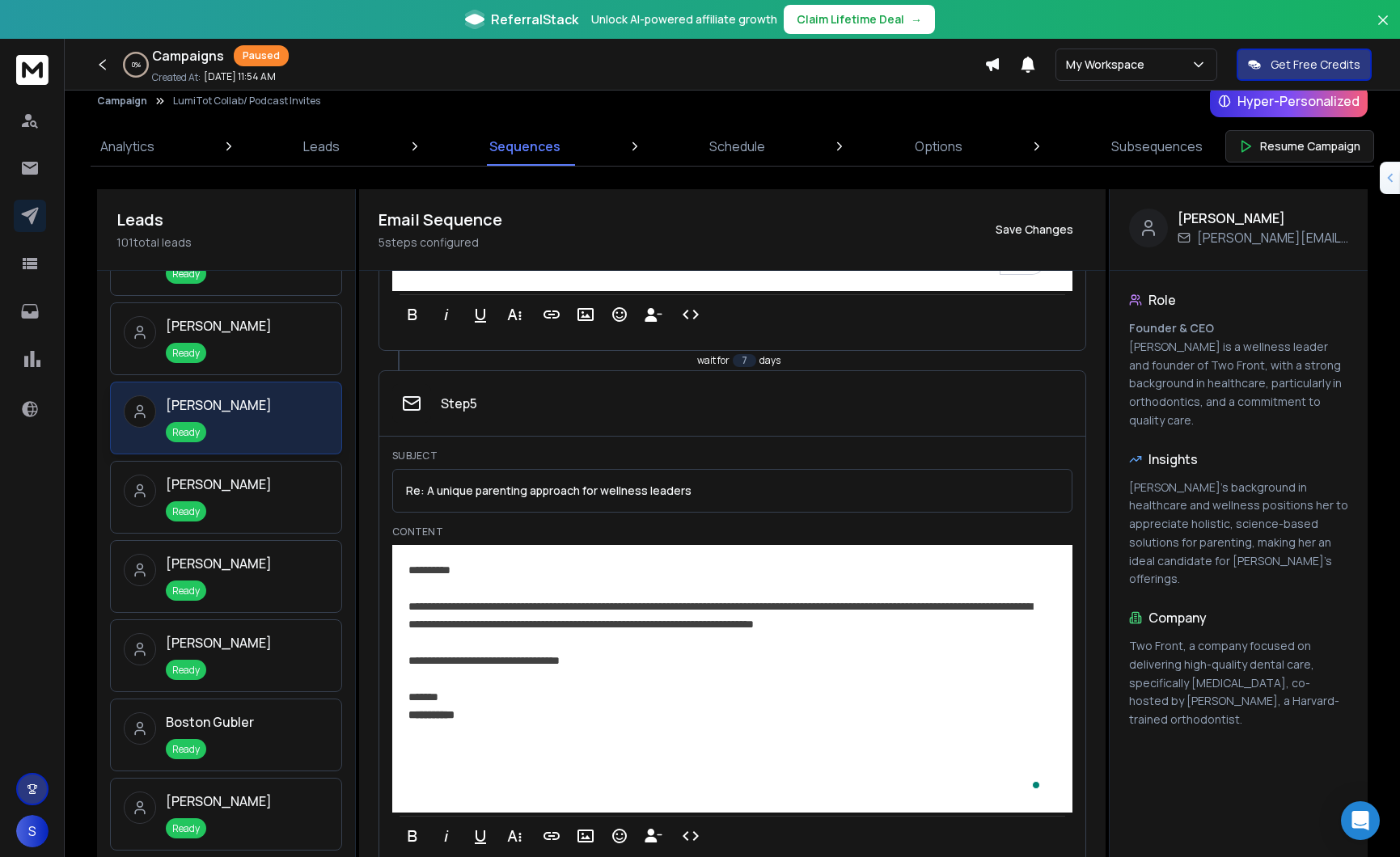
scroll to position [2062, 0]
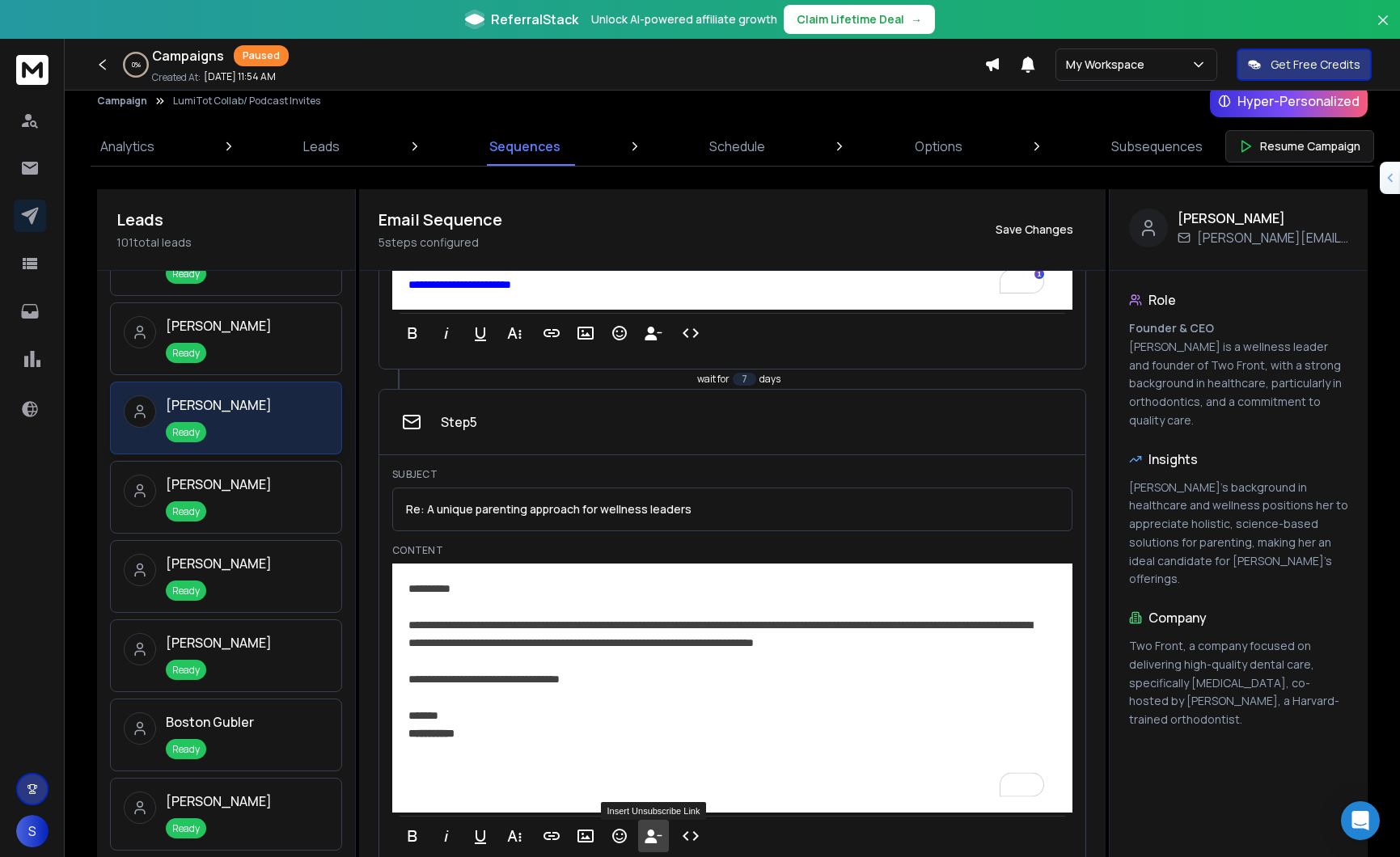
click at [660, 842] on icon "button" at bounding box center [654, 837] width 19 height 14
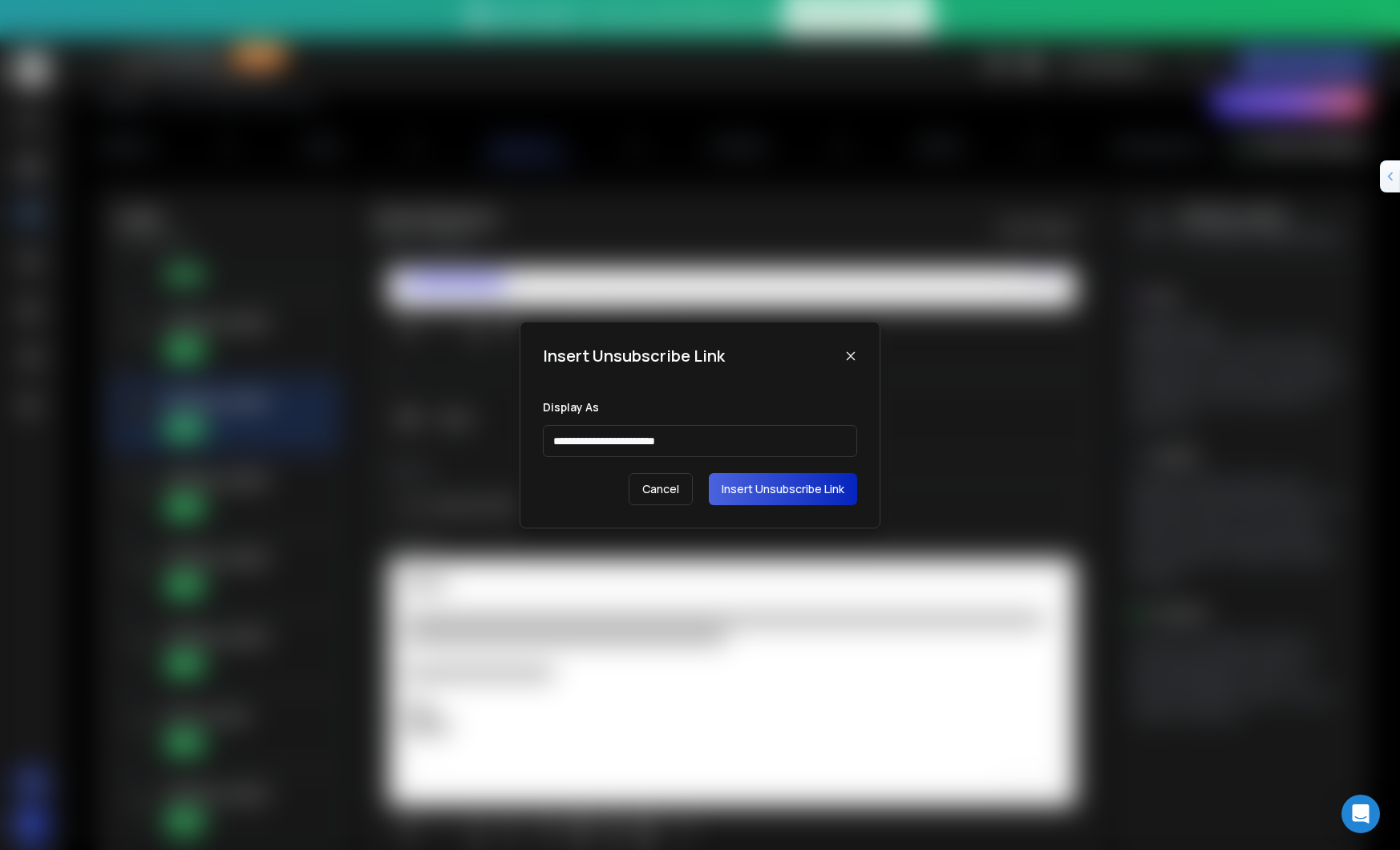
click at [793, 490] on button "Insert Unsubscribe Link" at bounding box center [783, 490] width 148 height 32
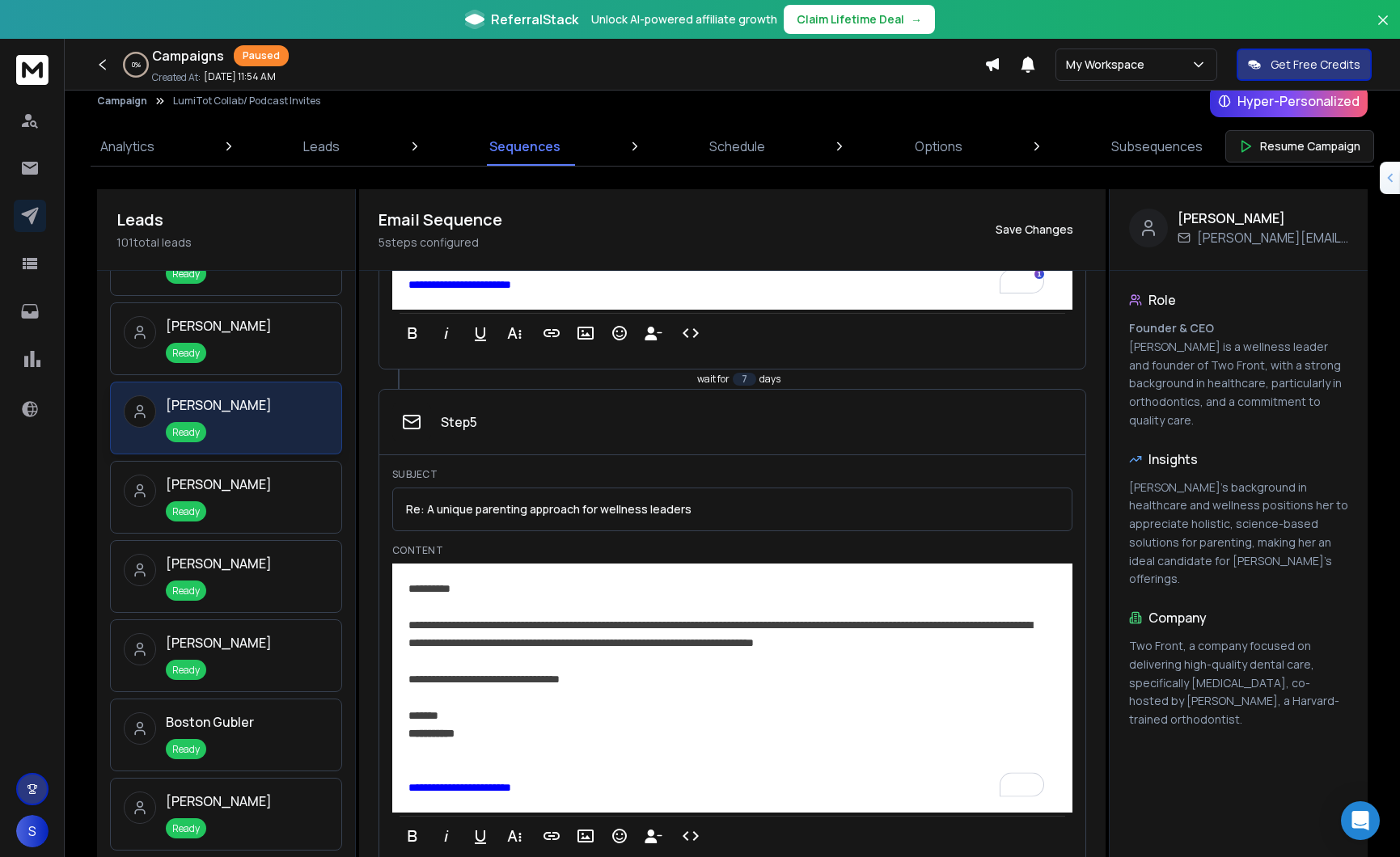
click at [1033, 225] on button "Save Changes" at bounding box center [1034, 230] width 104 height 32
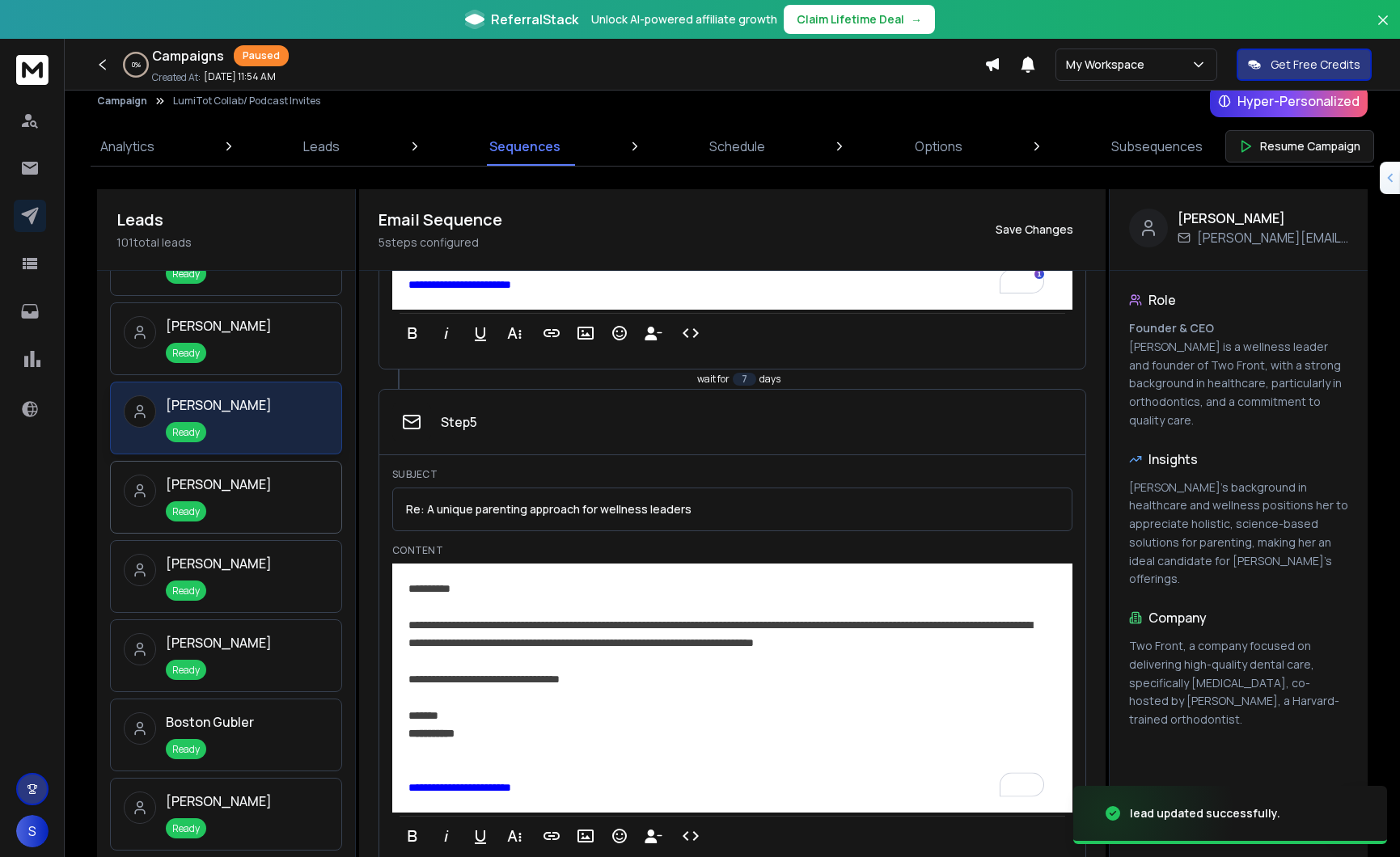
click at [242, 486] on div "[PERSON_NAME]" at bounding box center [247, 485] width 163 height 19
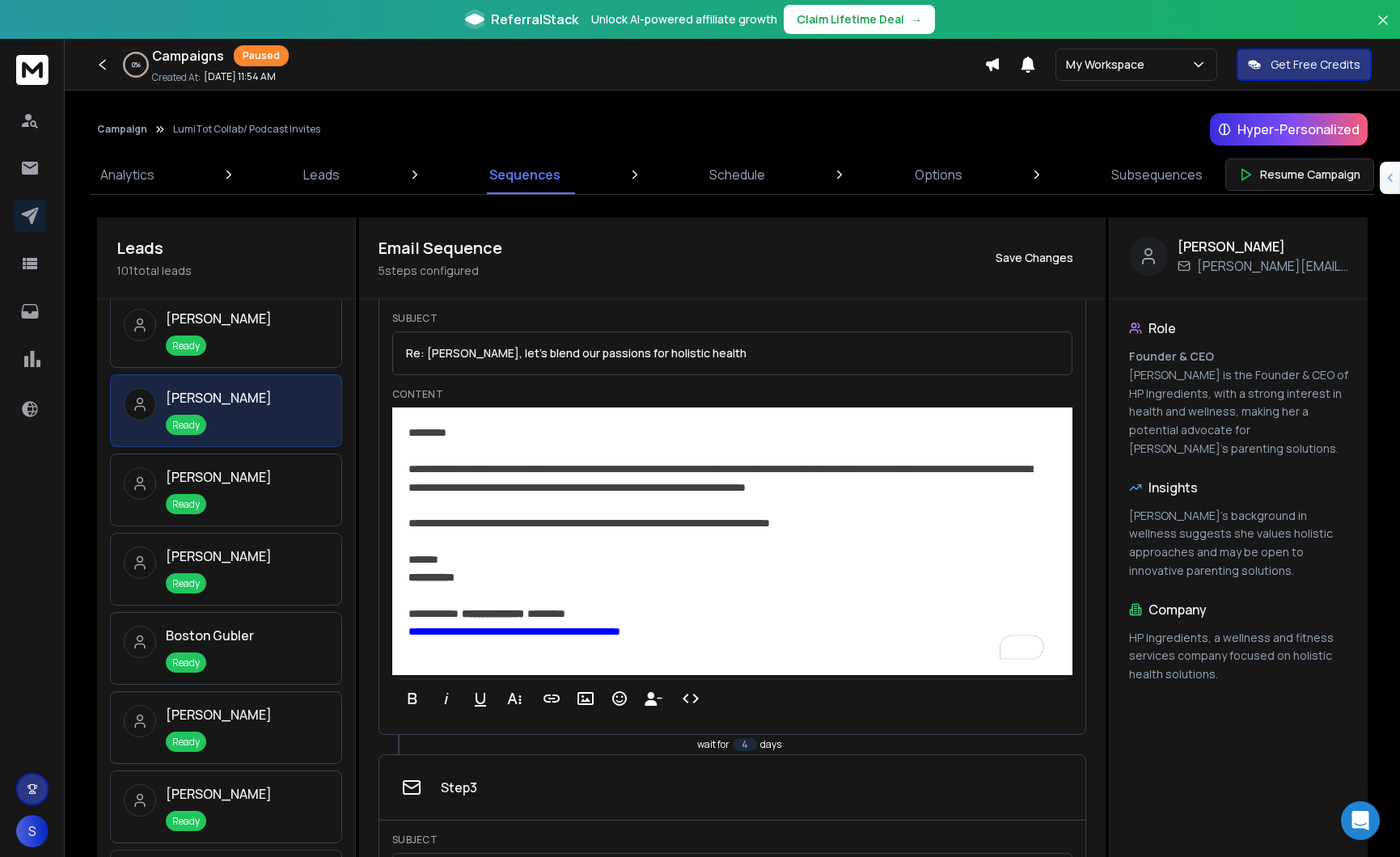
scroll to position [737, 0]
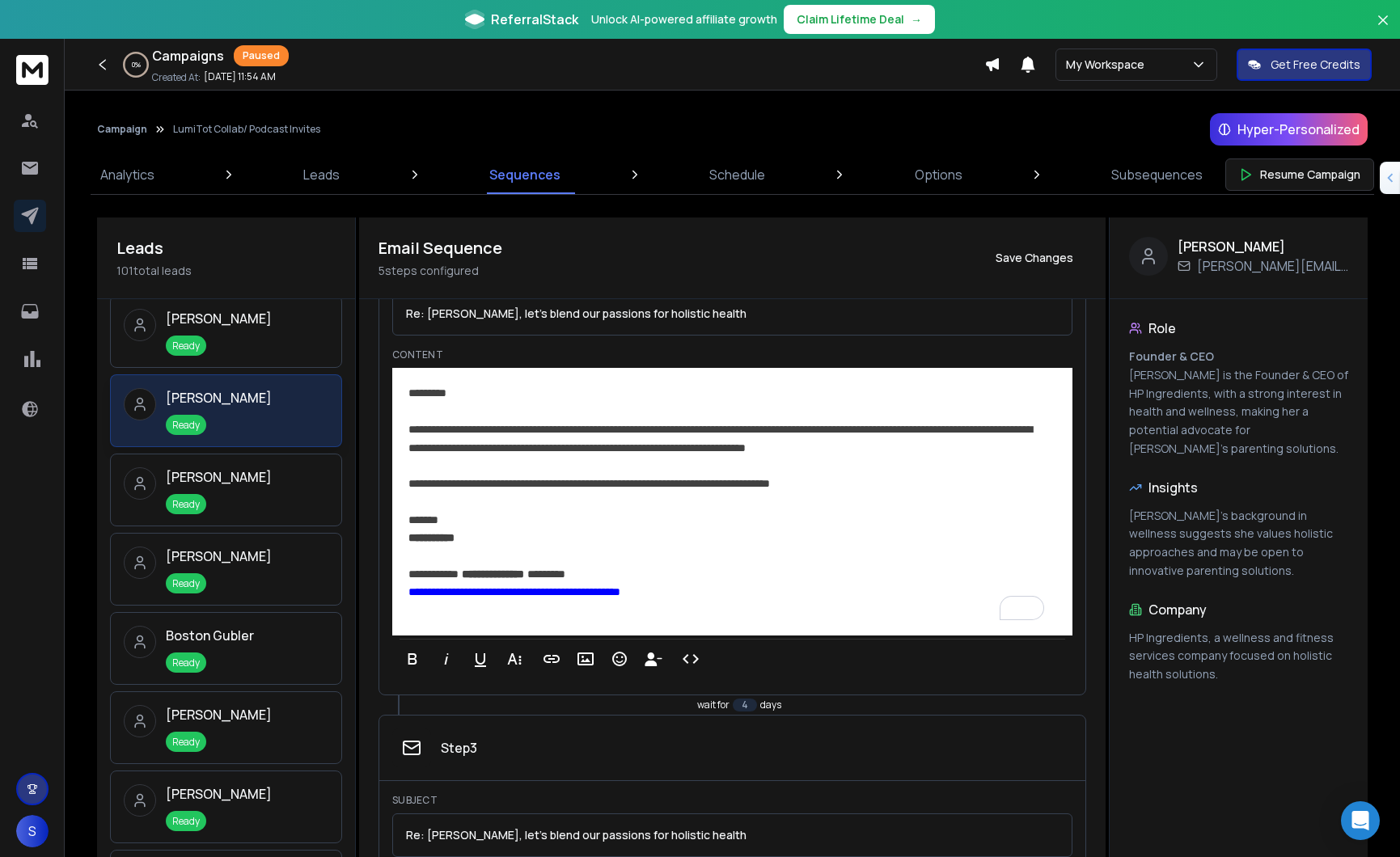
click at [554, 617] on div "To enrich screen reader interactions, please activate Accessibility in Grammarl…" at bounding box center [732, 611] width 648 height 18
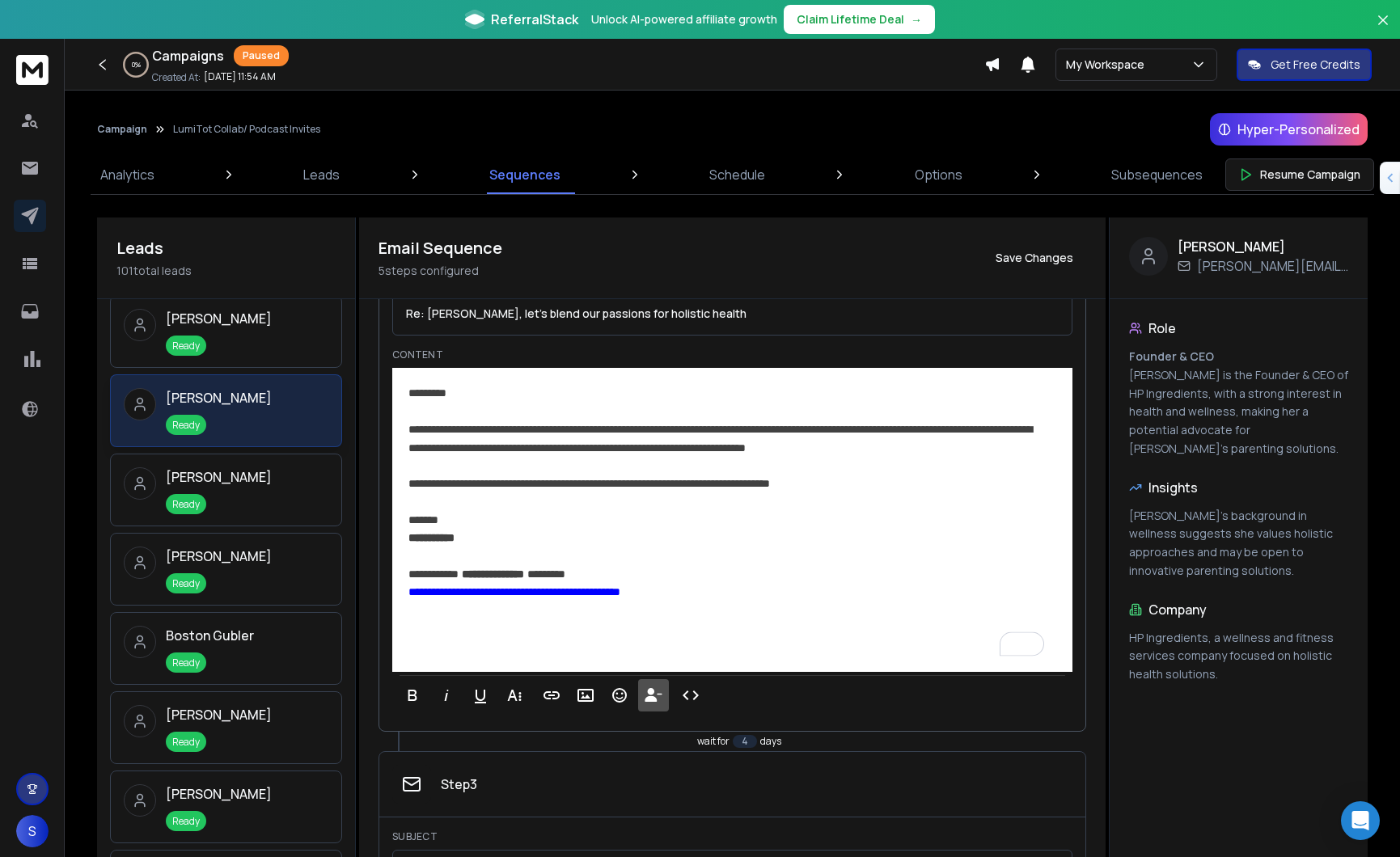
click at [651, 702] on icon "button" at bounding box center [653, 695] width 17 height 14
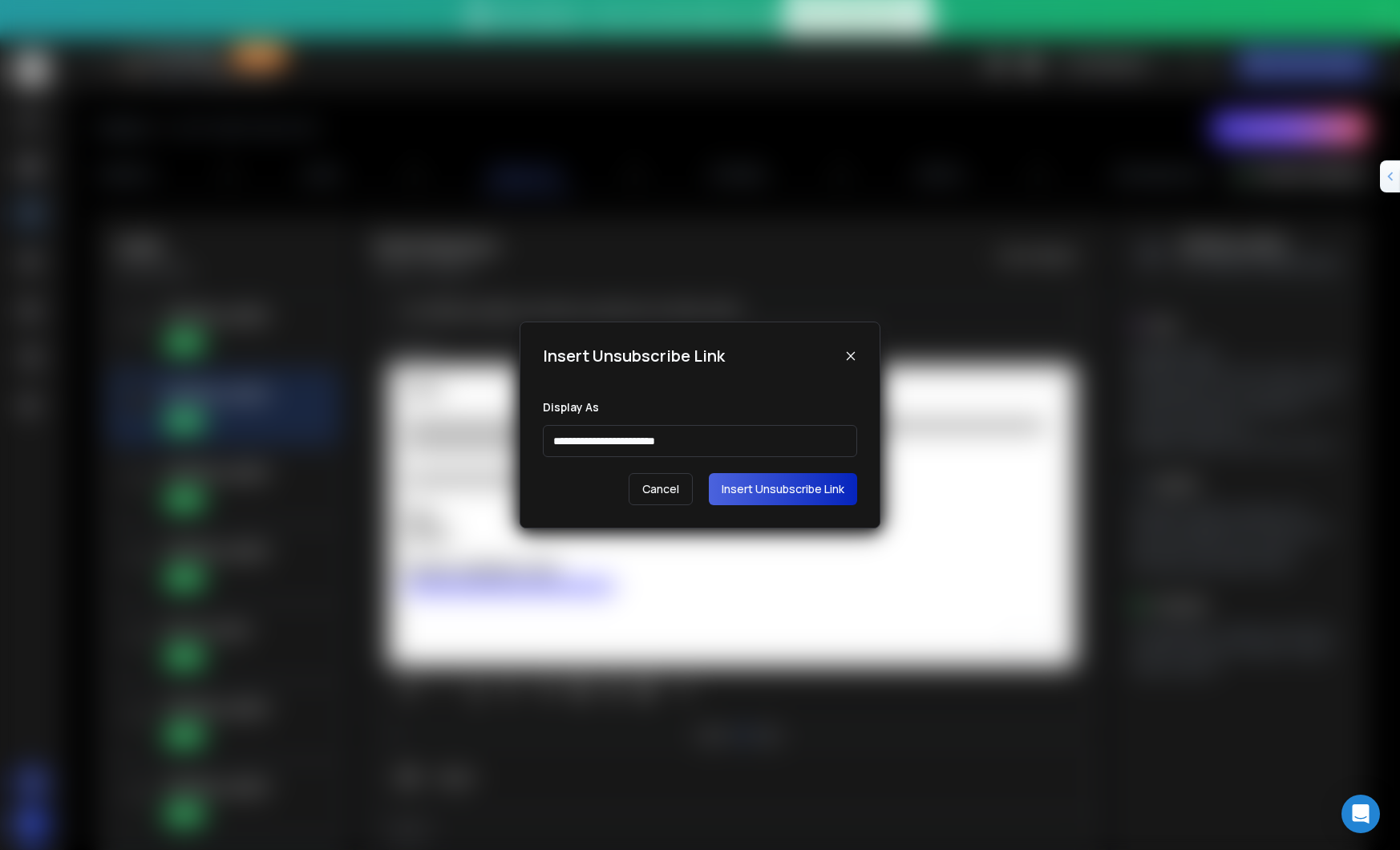
click at [775, 501] on button "Insert Unsubscribe Link" at bounding box center [783, 490] width 148 height 32
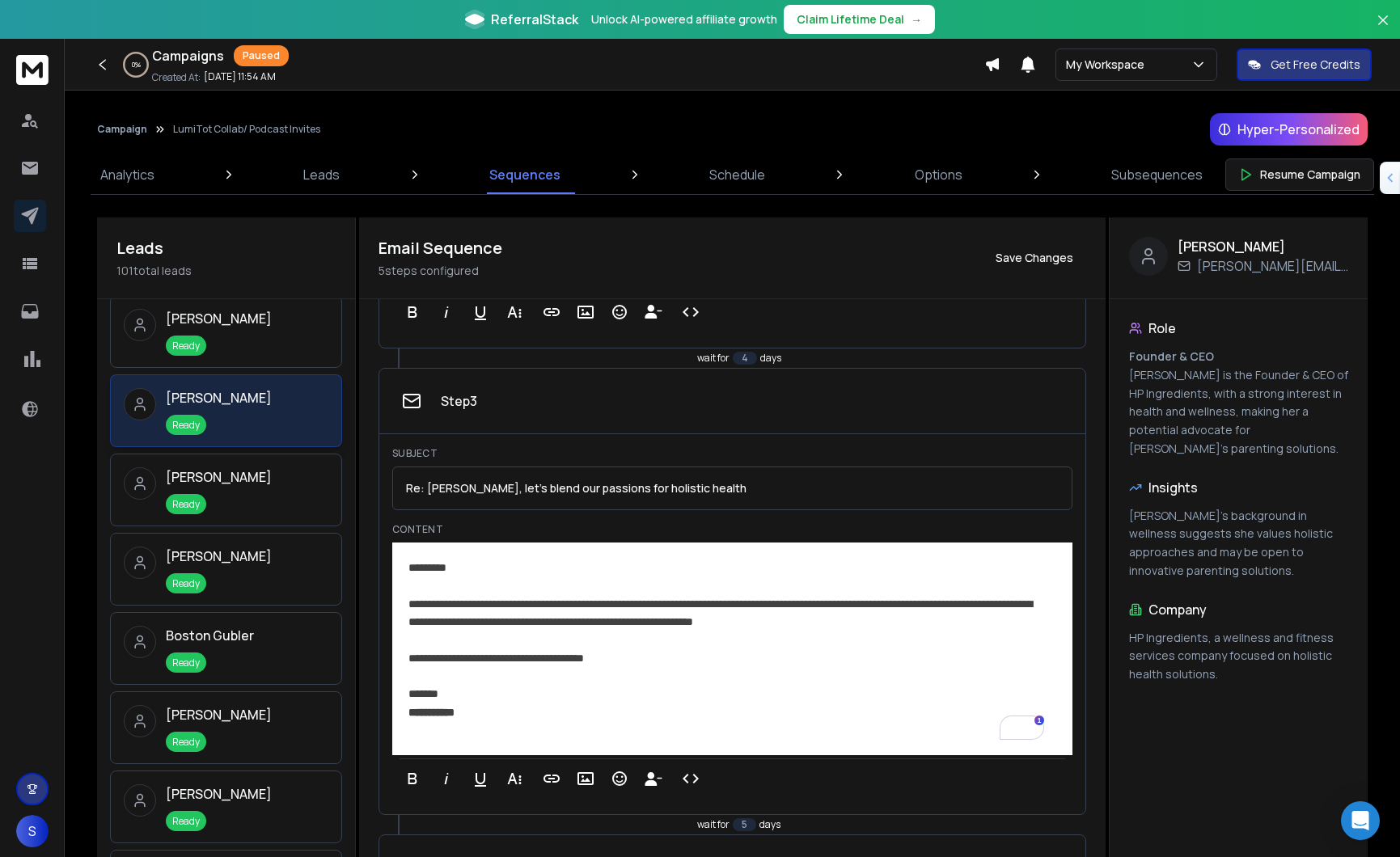
scroll to position [1225, 0]
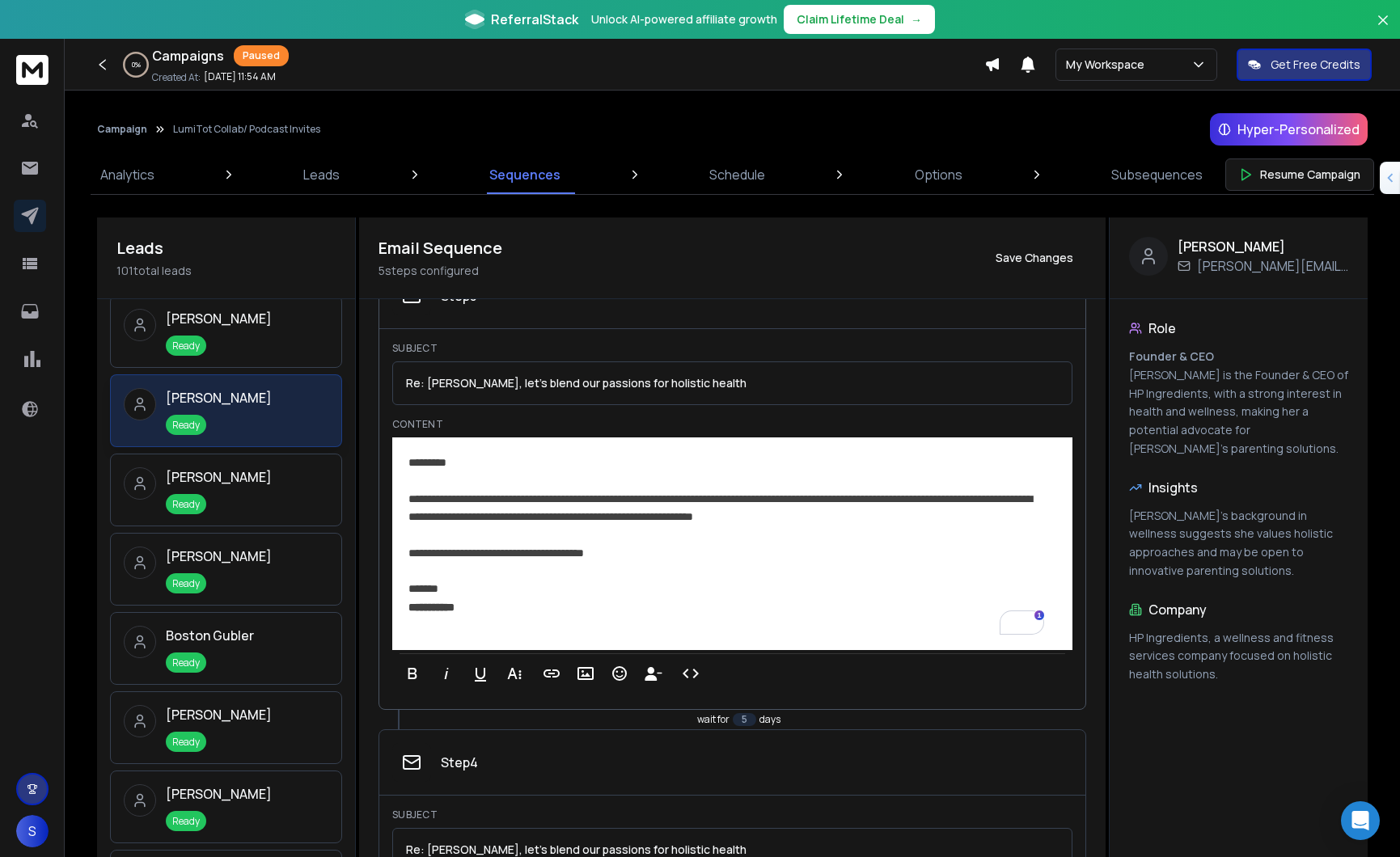
click at [472, 643] on div "**********" at bounding box center [732, 545] width 681 height 214
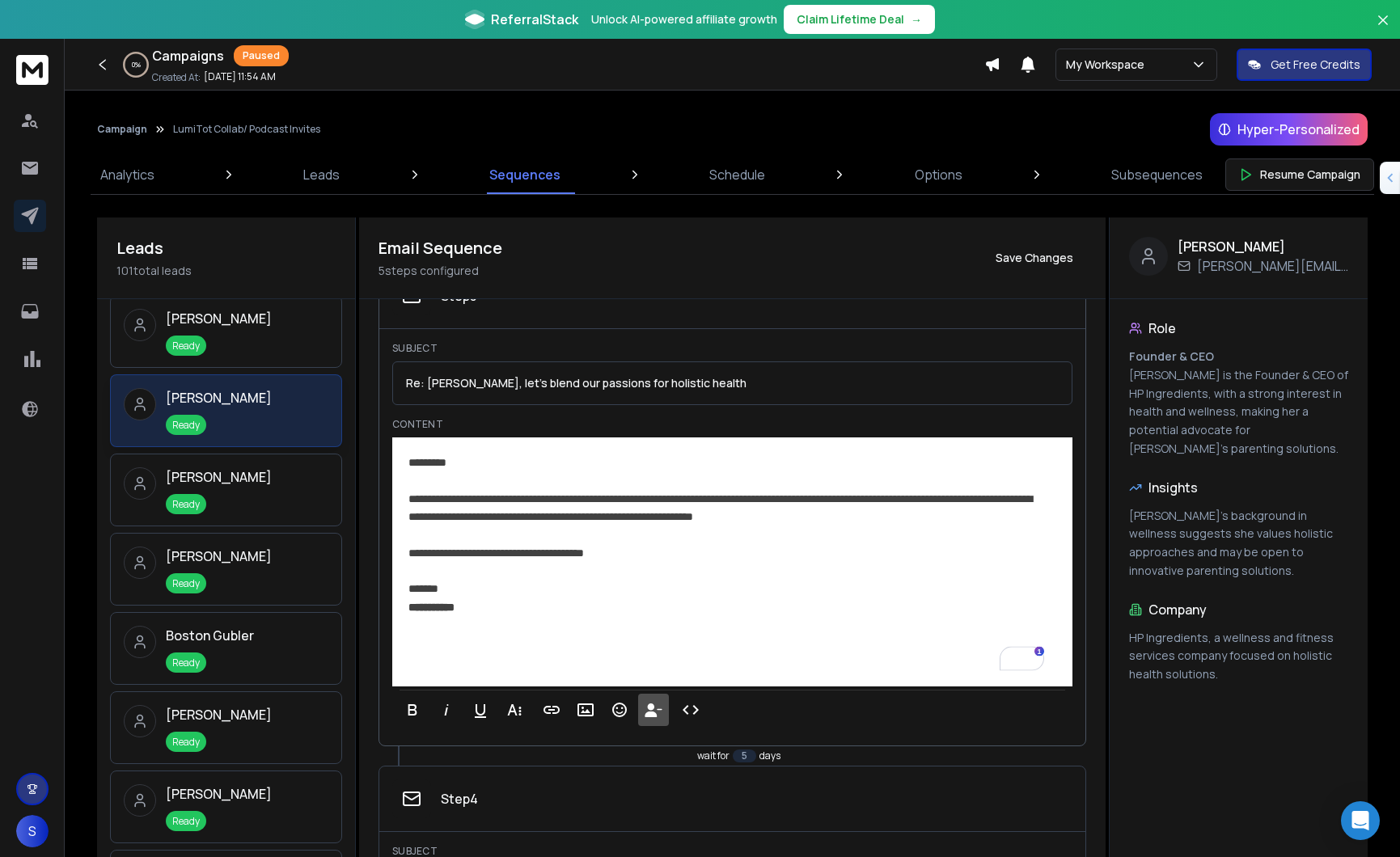
click at [651, 707] on icon "button" at bounding box center [653, 711] width 17 height 14
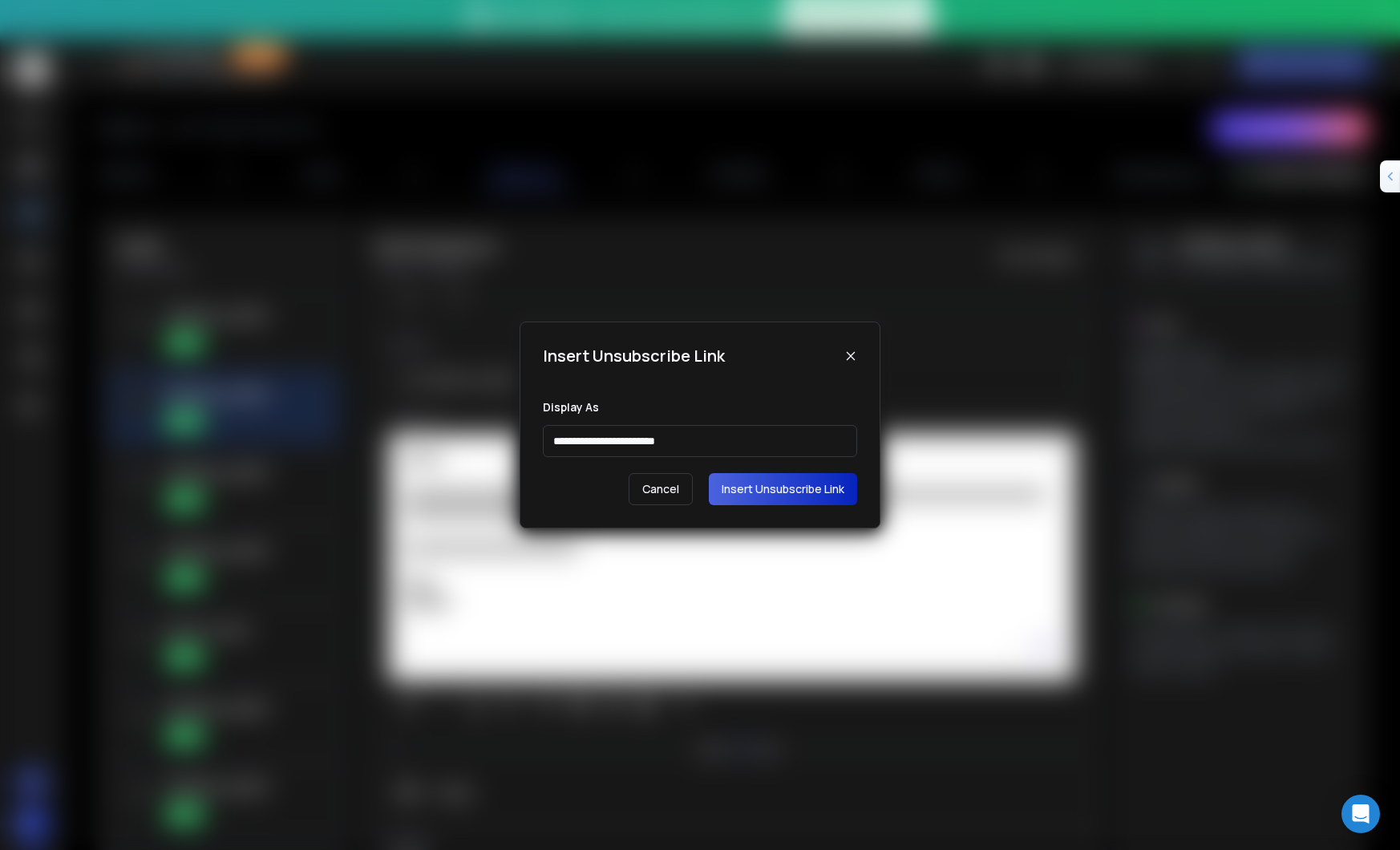
click at [789, 503] on button "Insert Unsubscribe Link" at bounding box center [783, 490] width 148 height 32
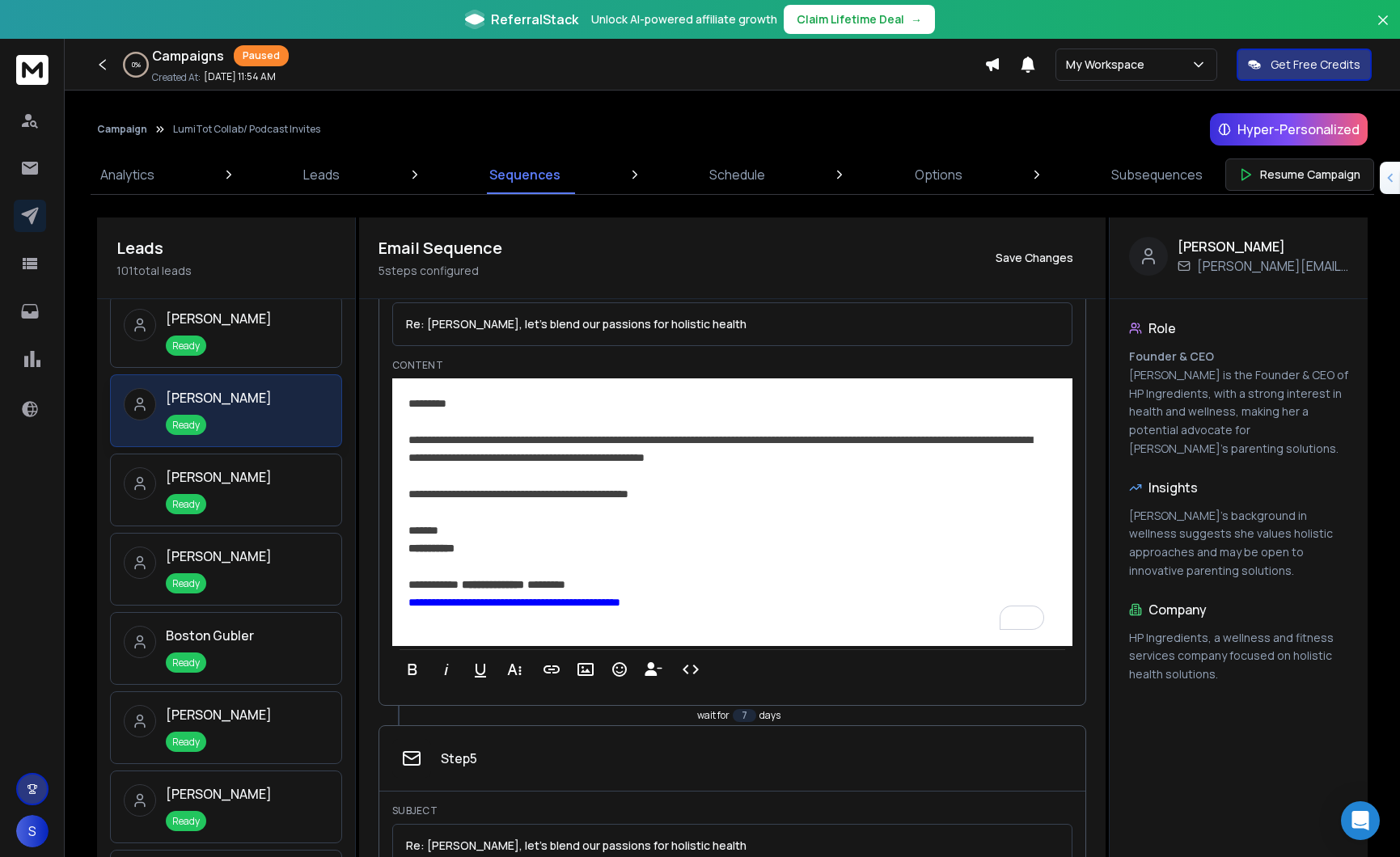
scroll to position [1902, 0]
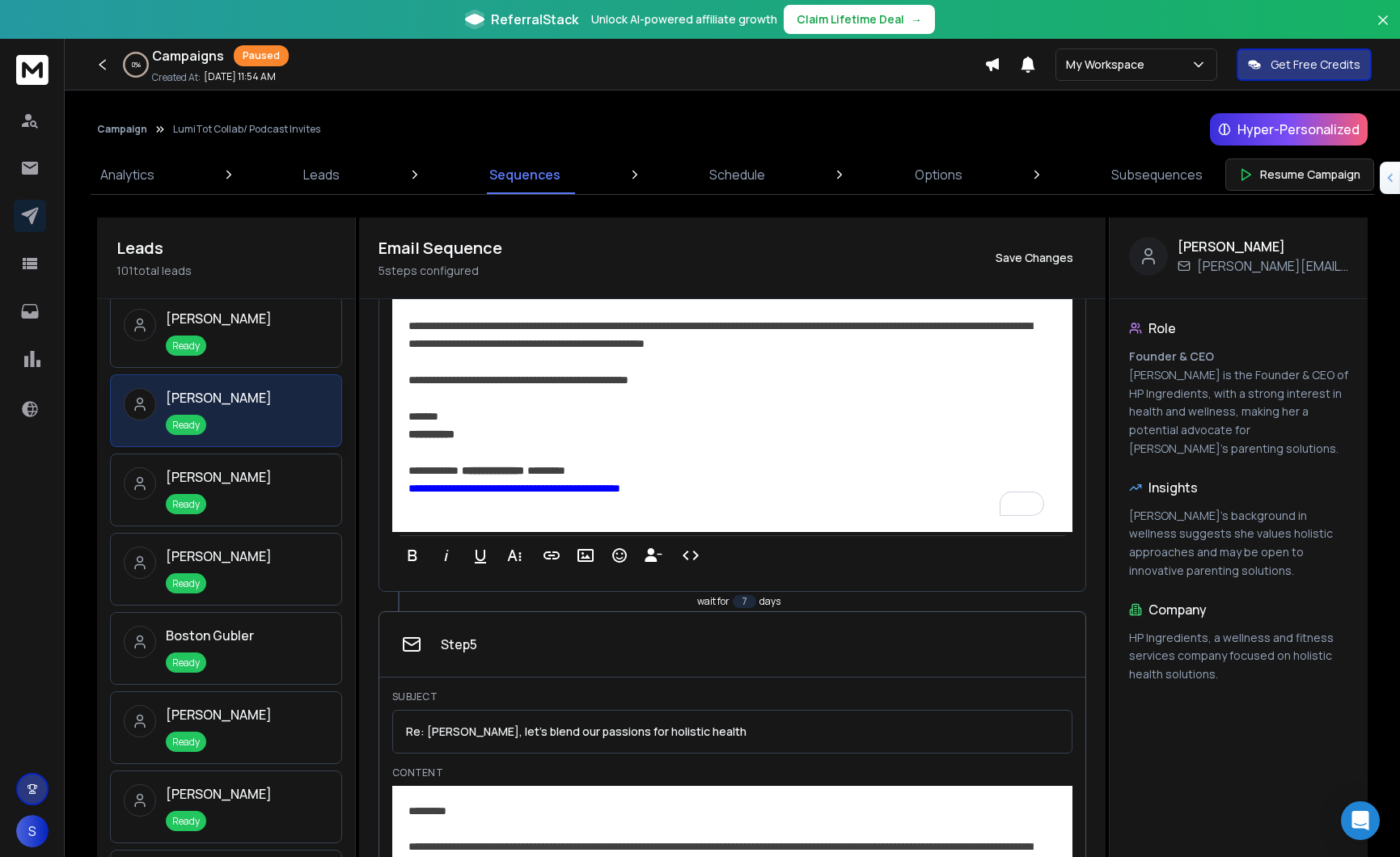
click at [515, 528] on div "**********" at bounding box center [732, 398] width 681 height 268
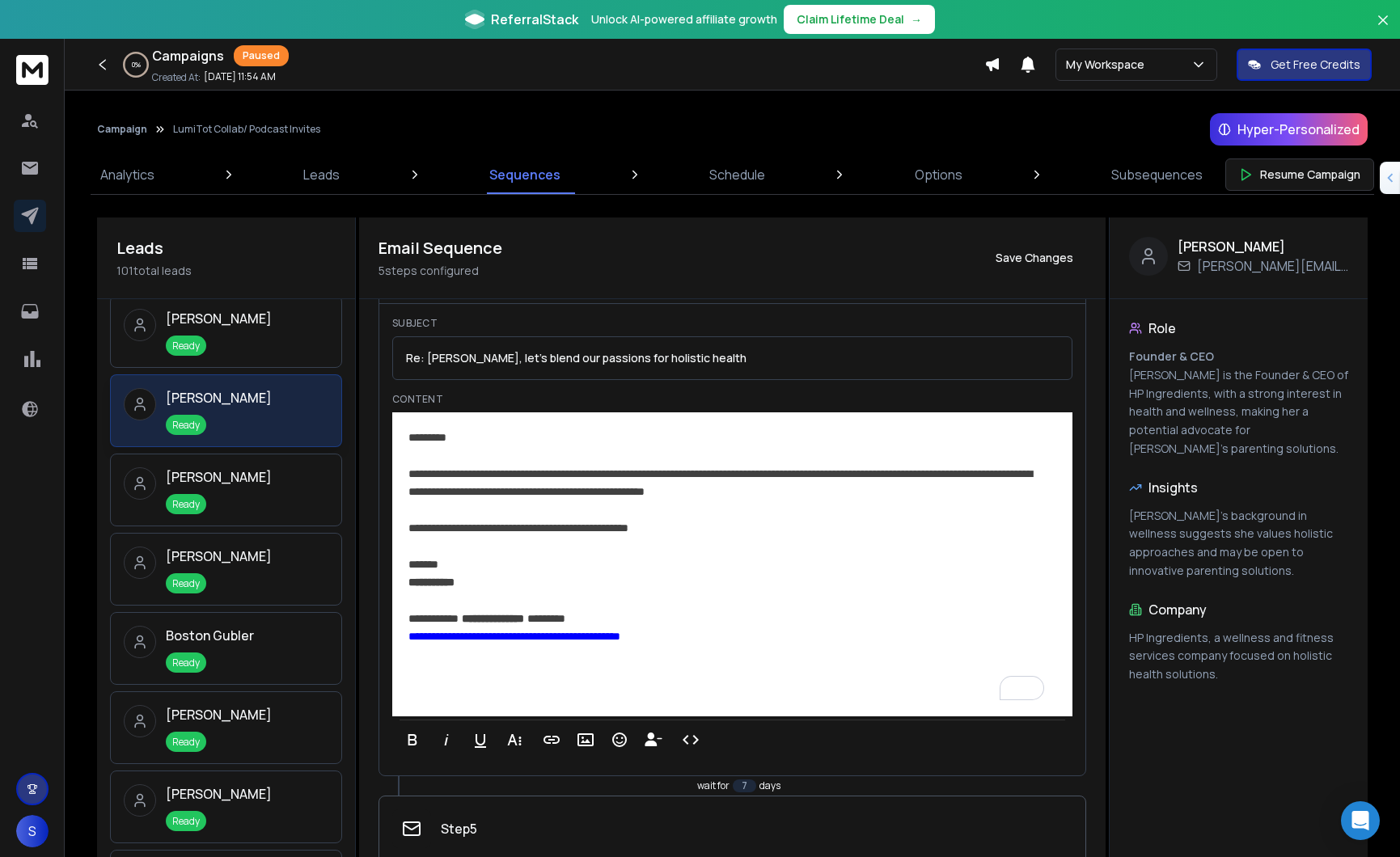
scroll to position [1775, 0]
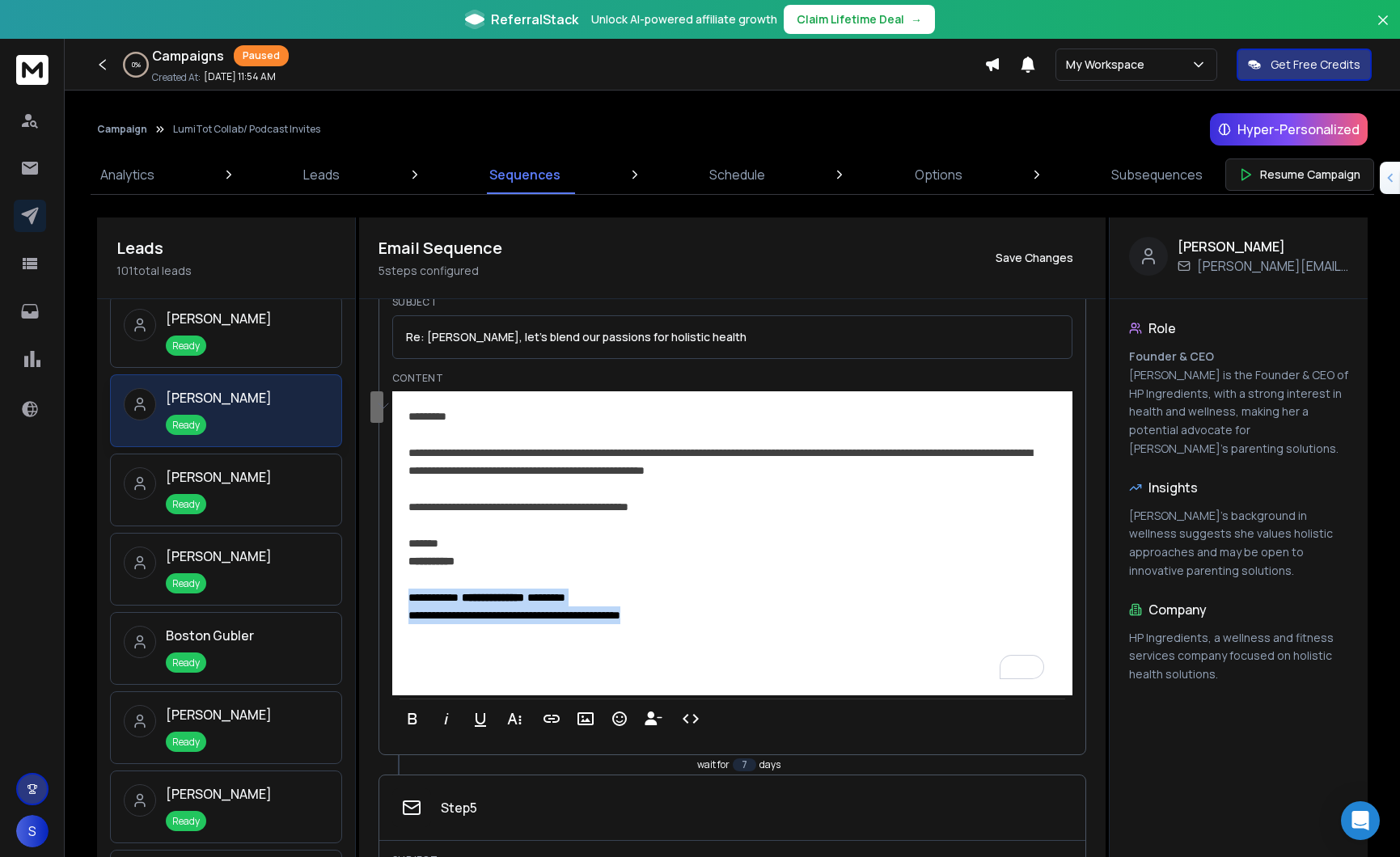
drag, startPoint x: 707, startPoint y: 616, endPoint x: 409, endPoint y: 604, distance: 298.2
click at [409, 604] on div "**********" at bounding box center [732, 543] width 681 height 303
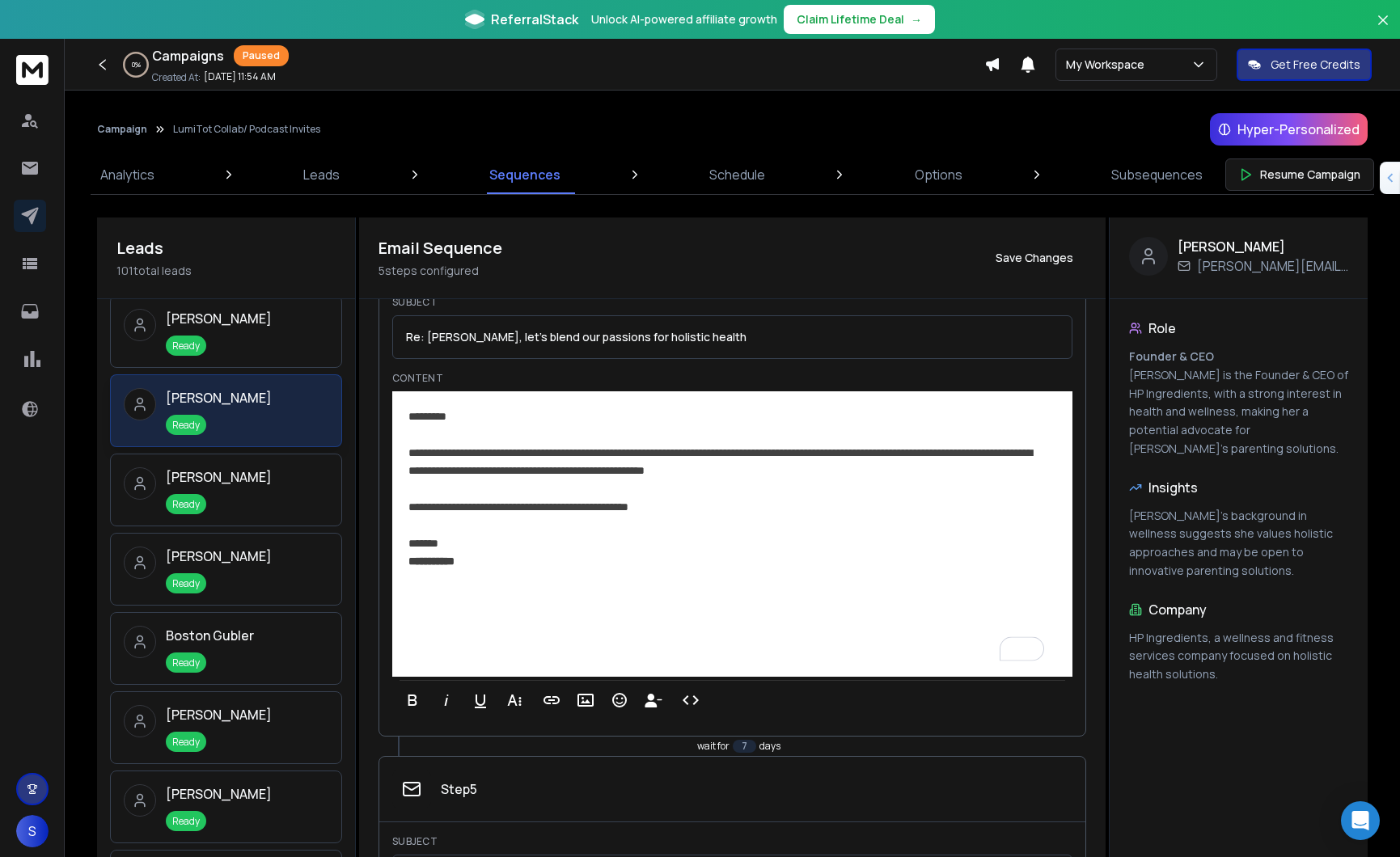
click at [442, 651] on div "To enrich screen reader interactions, please activate Accessibility in Grammarl…" at bounding box center [732, 652] width 648 height 18
click at [651, 707] on icon "button" at bounding box center [653, 701] width 17 height 14
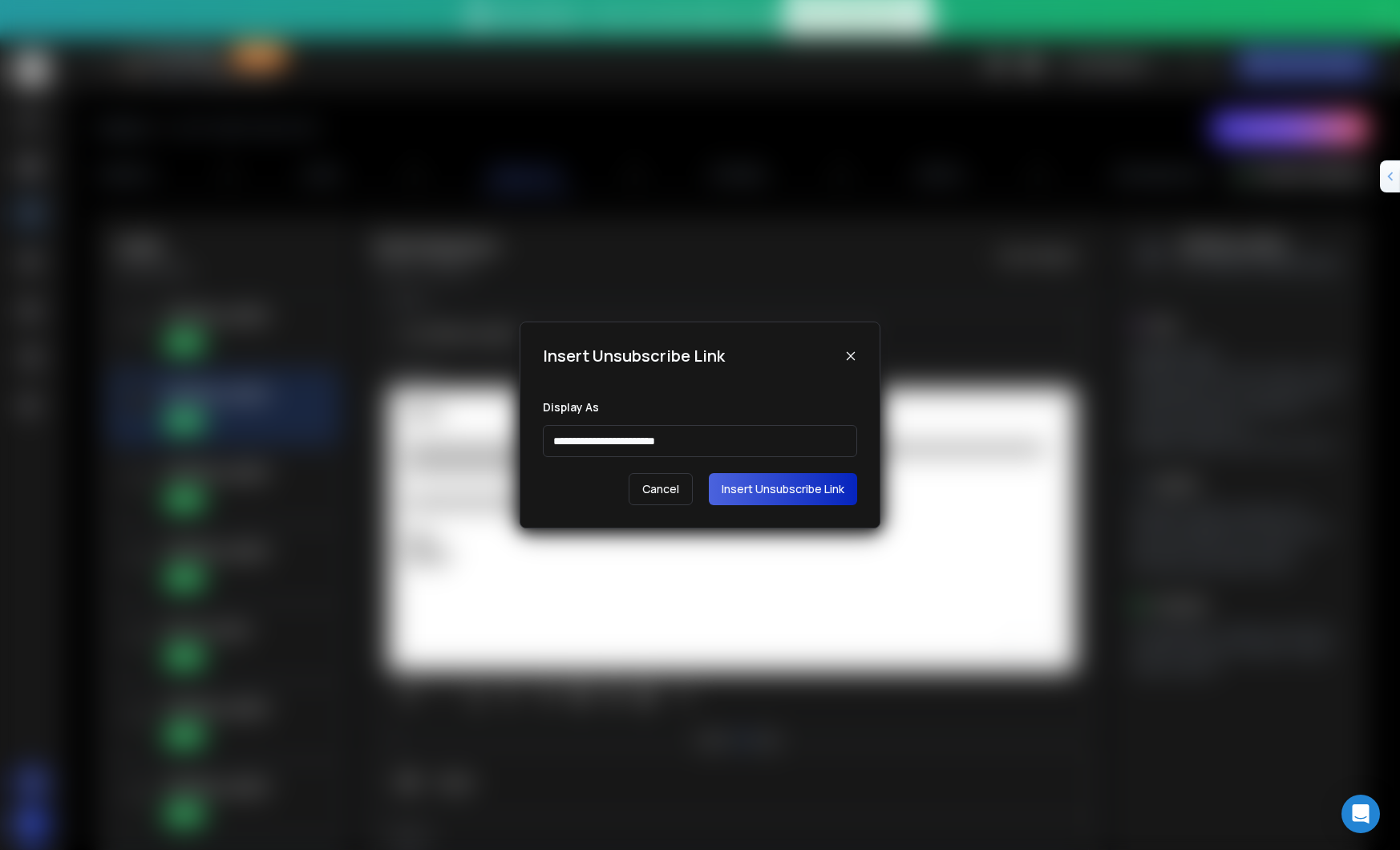
click at [766, 499] on button "Insert Unsubscribe Link" at bounding box center [783, 490] width 148 height 32
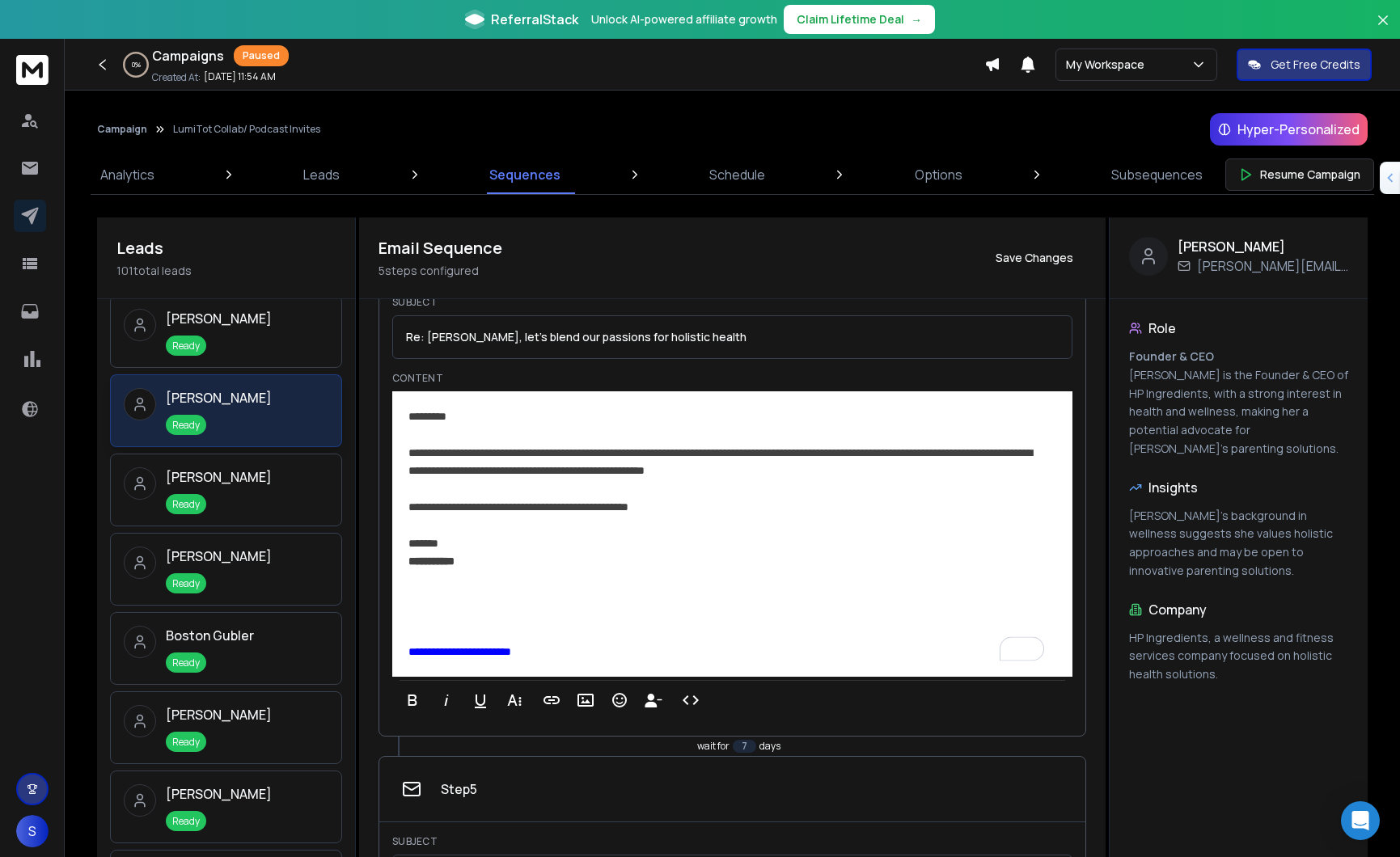
scroll to position [1765, 0]
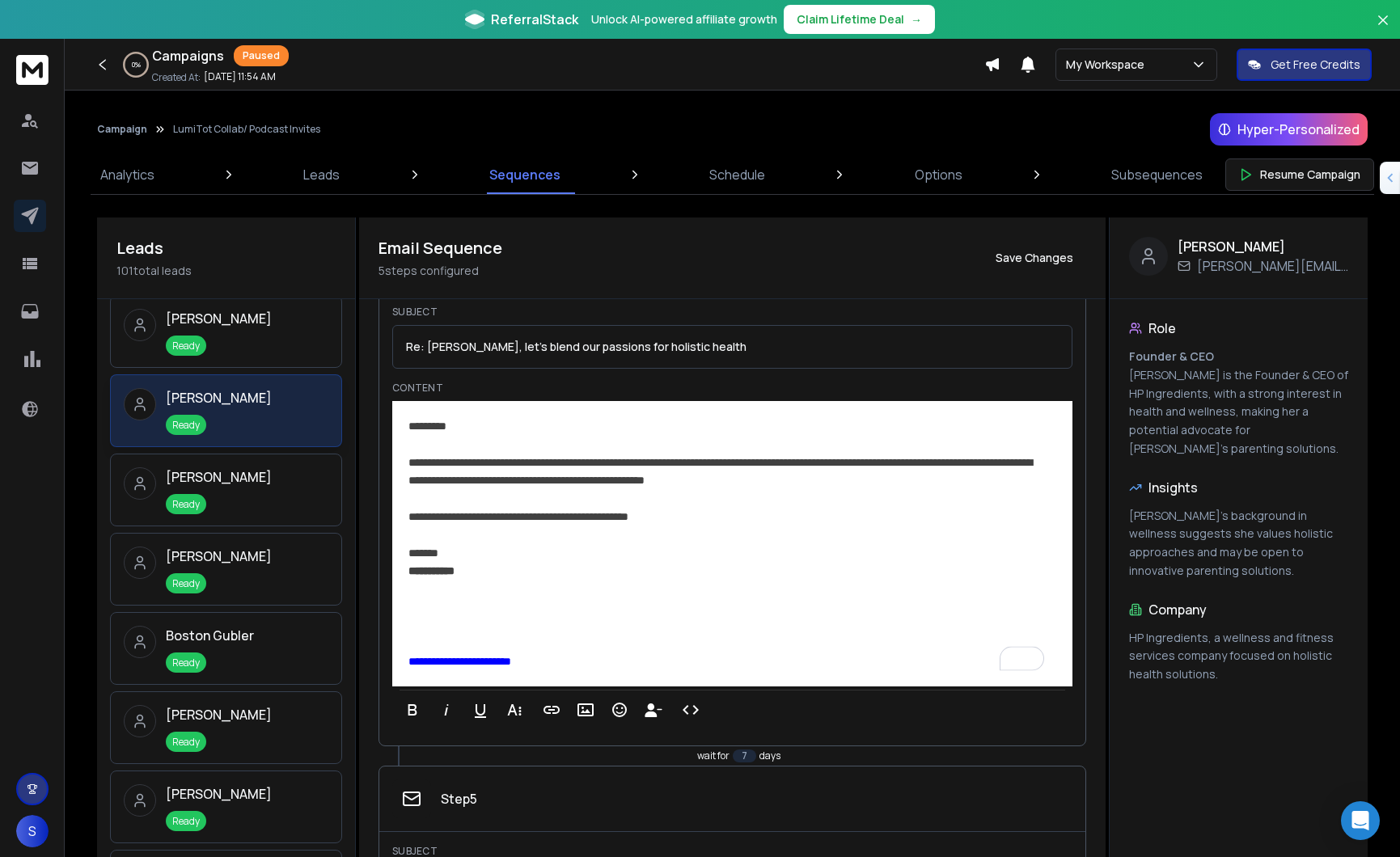
click at [521, 640] on div "To enrich screen reader interactions, please activate Accessibility in Grammarl…" at bounding box center [732, 643] width 648 height 18
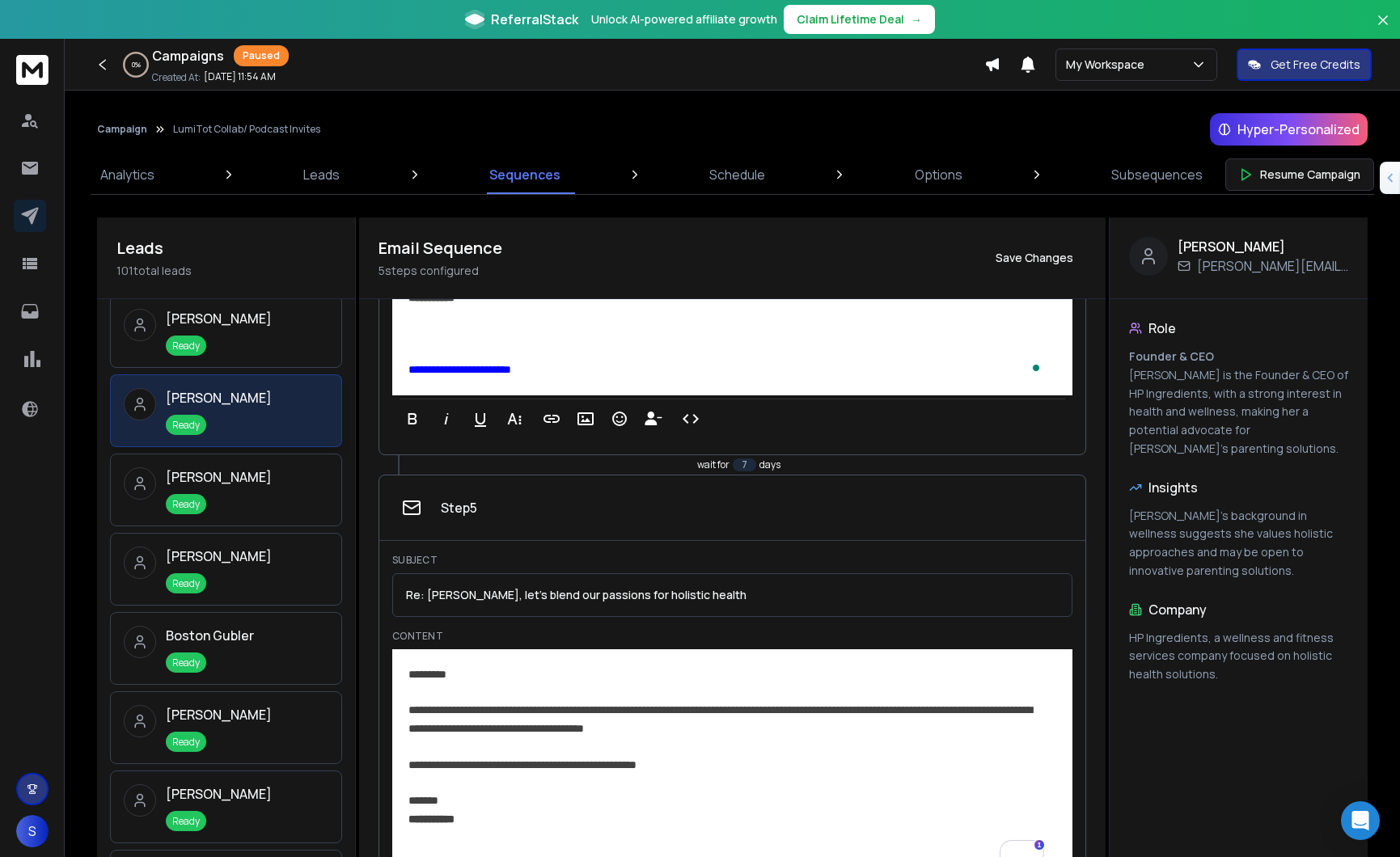
scroll to position [2080, 0]
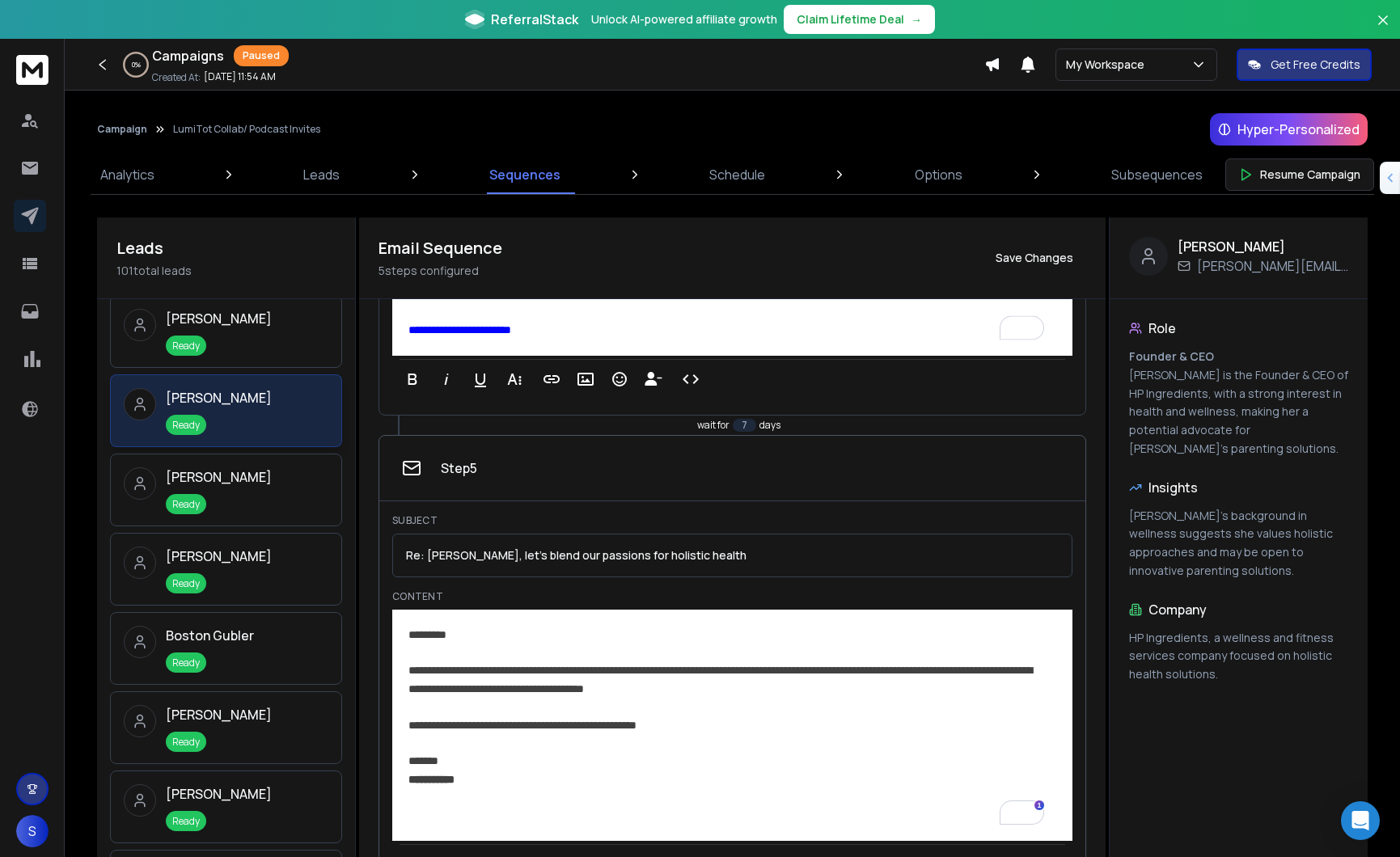
click at [473, 817] on div "To enrich screen reader interactions, please activate Accessibility in Grammarl…" at bounding box center [732, 816] width 648 height 18
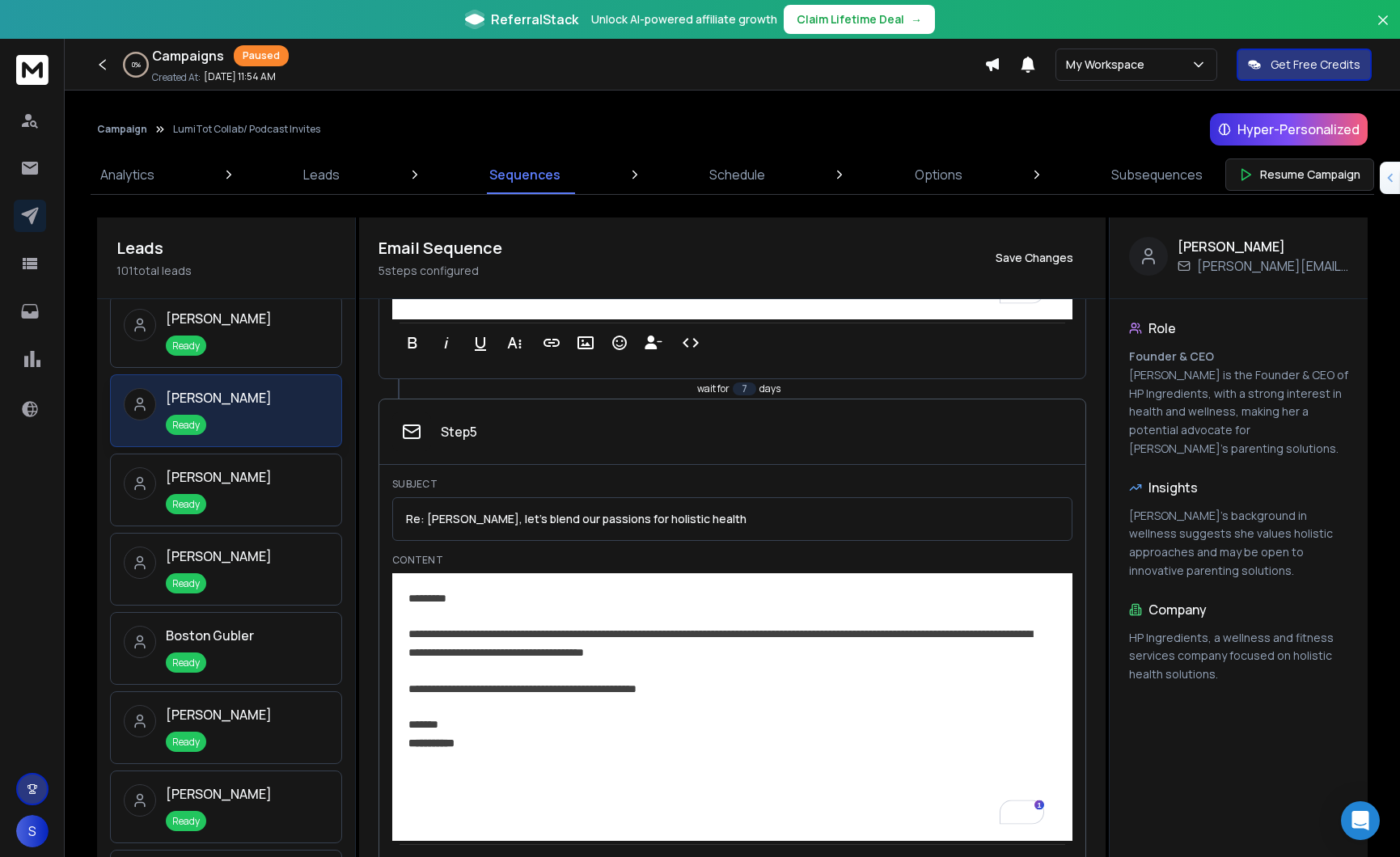
scroll to position [86, 0]
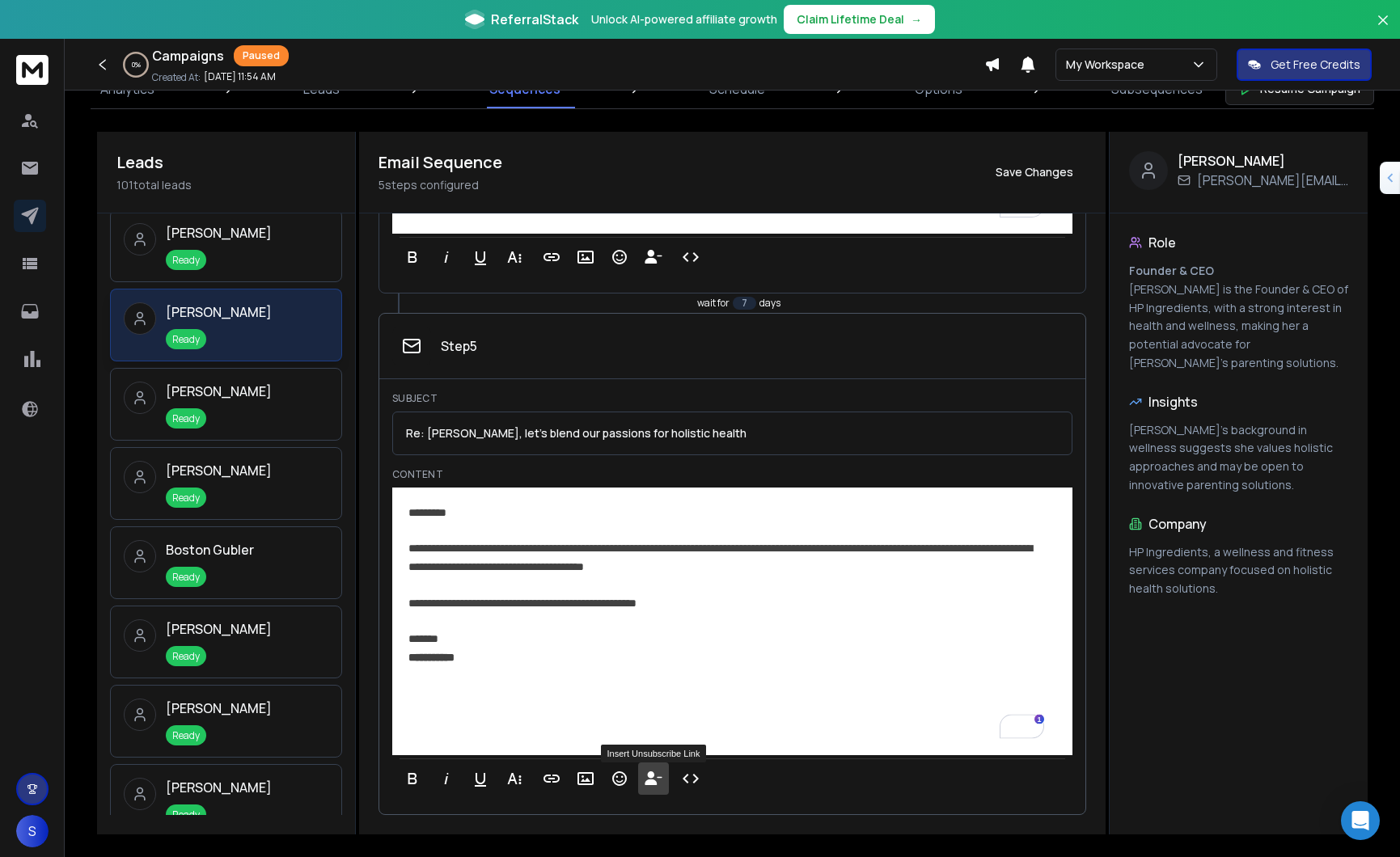
click at [660, 776] on icon "button" at bounding box center [654, 779] width 19 height 14
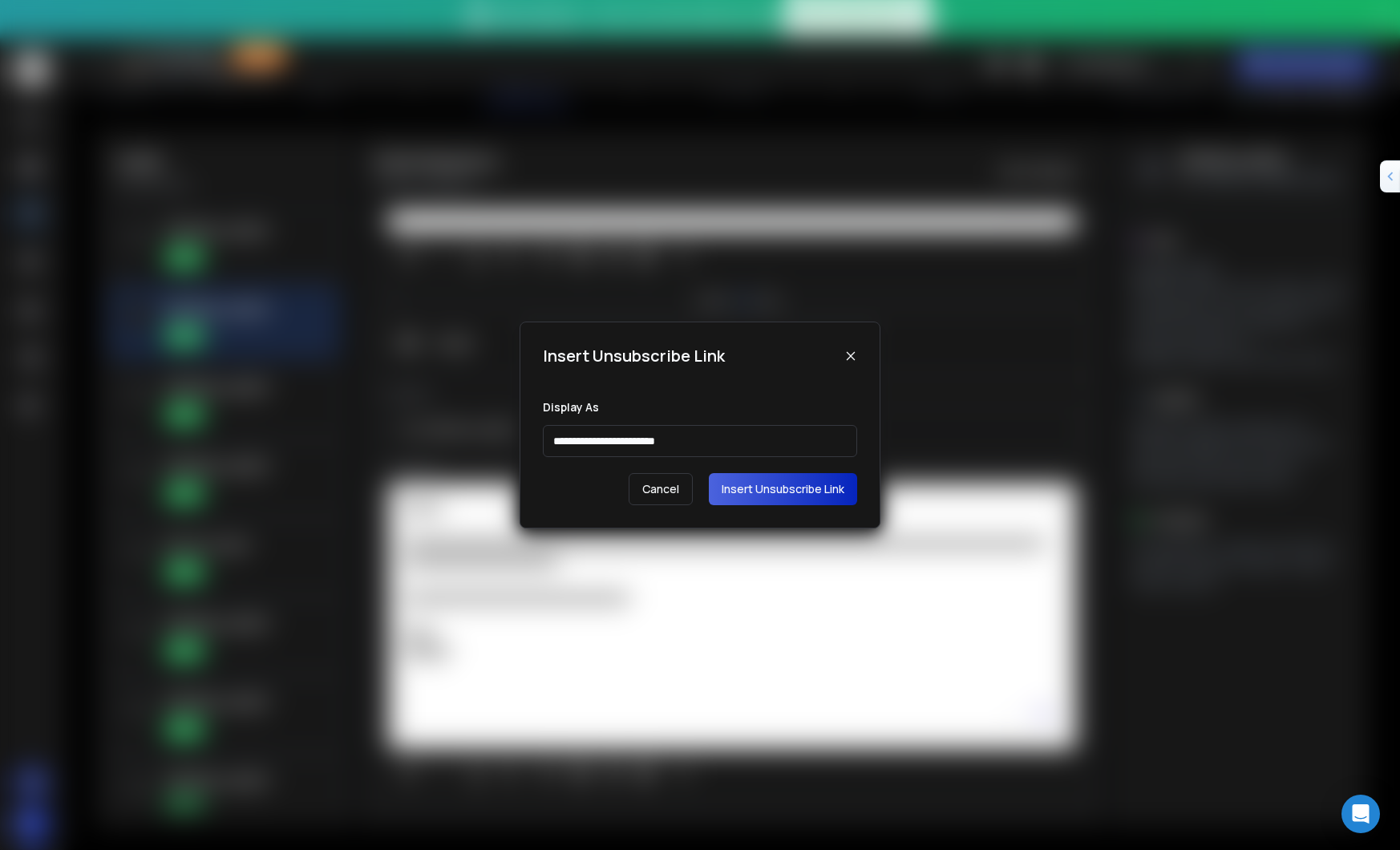
click at [810, 506] on div "**********" at bounding box center [700, 425] width 361 height 207
click at [804, 498] on button "Insert Unsubscribe Link" at bounding box center [783, 490] width 148 height 32
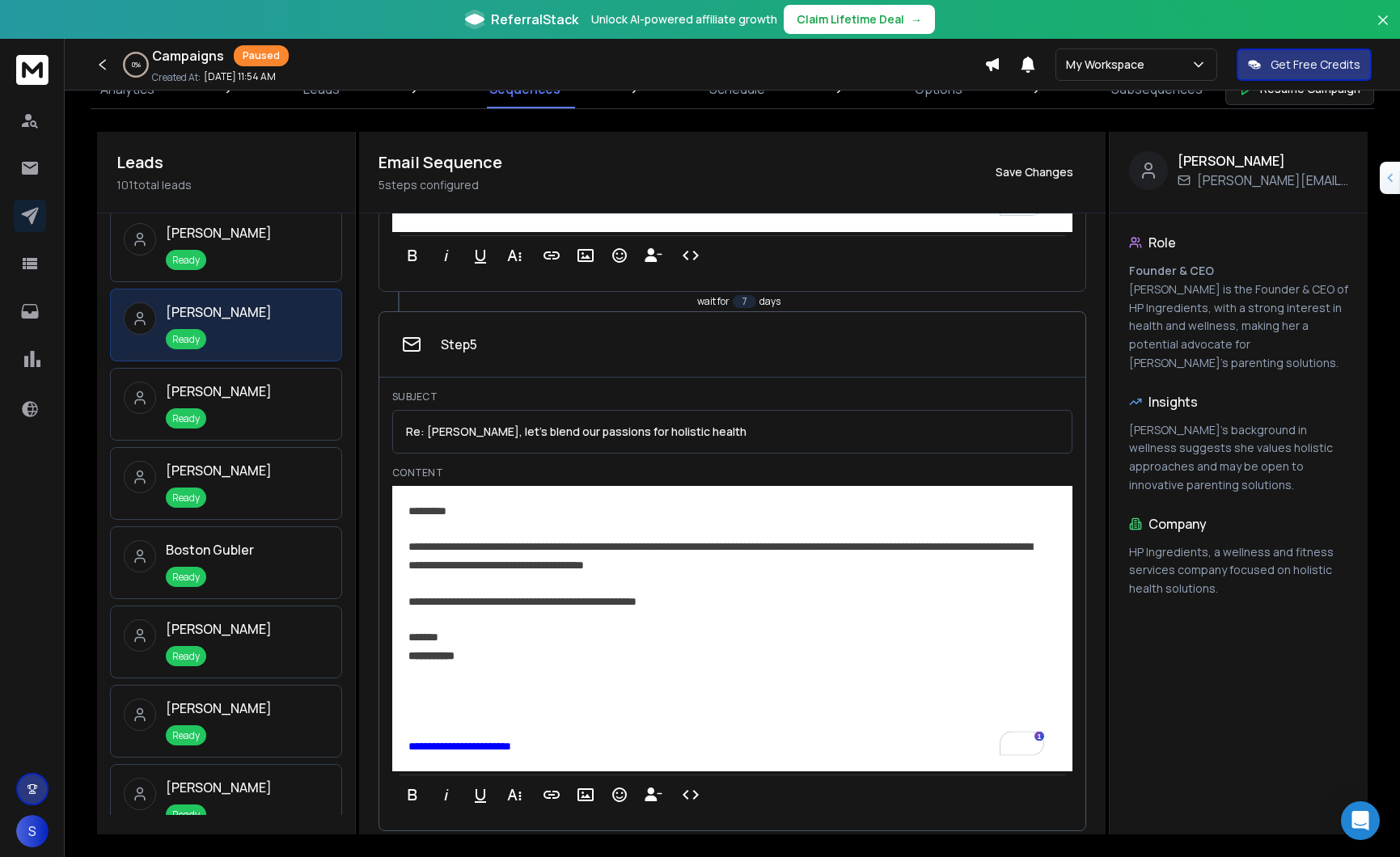
click at [524, 714] on div "To enrich screen reader interactions, please activate Accessibility in Grammarl…" at bounding box center [732, 711] width 648 height 18
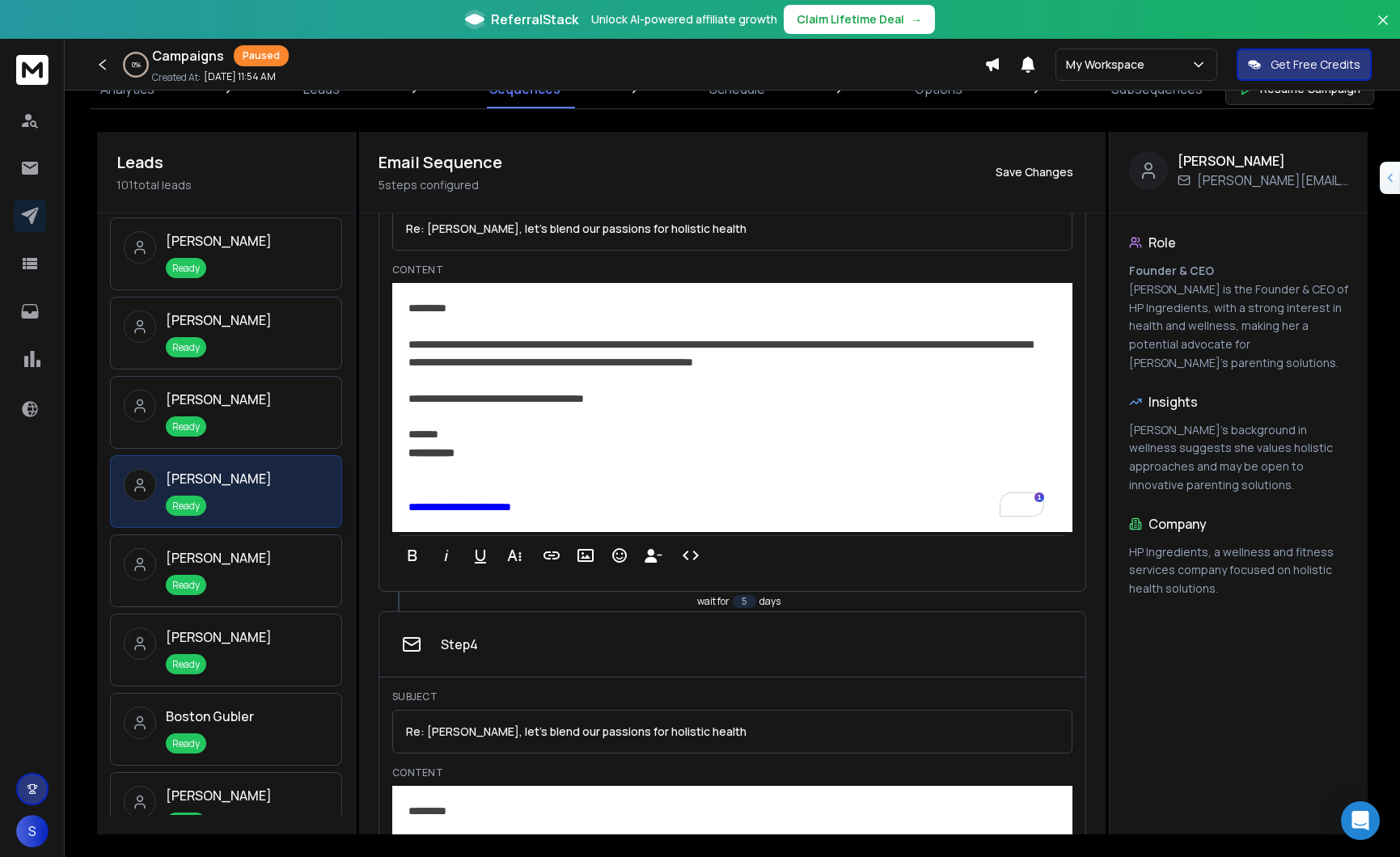
scroll to position [236, 0]
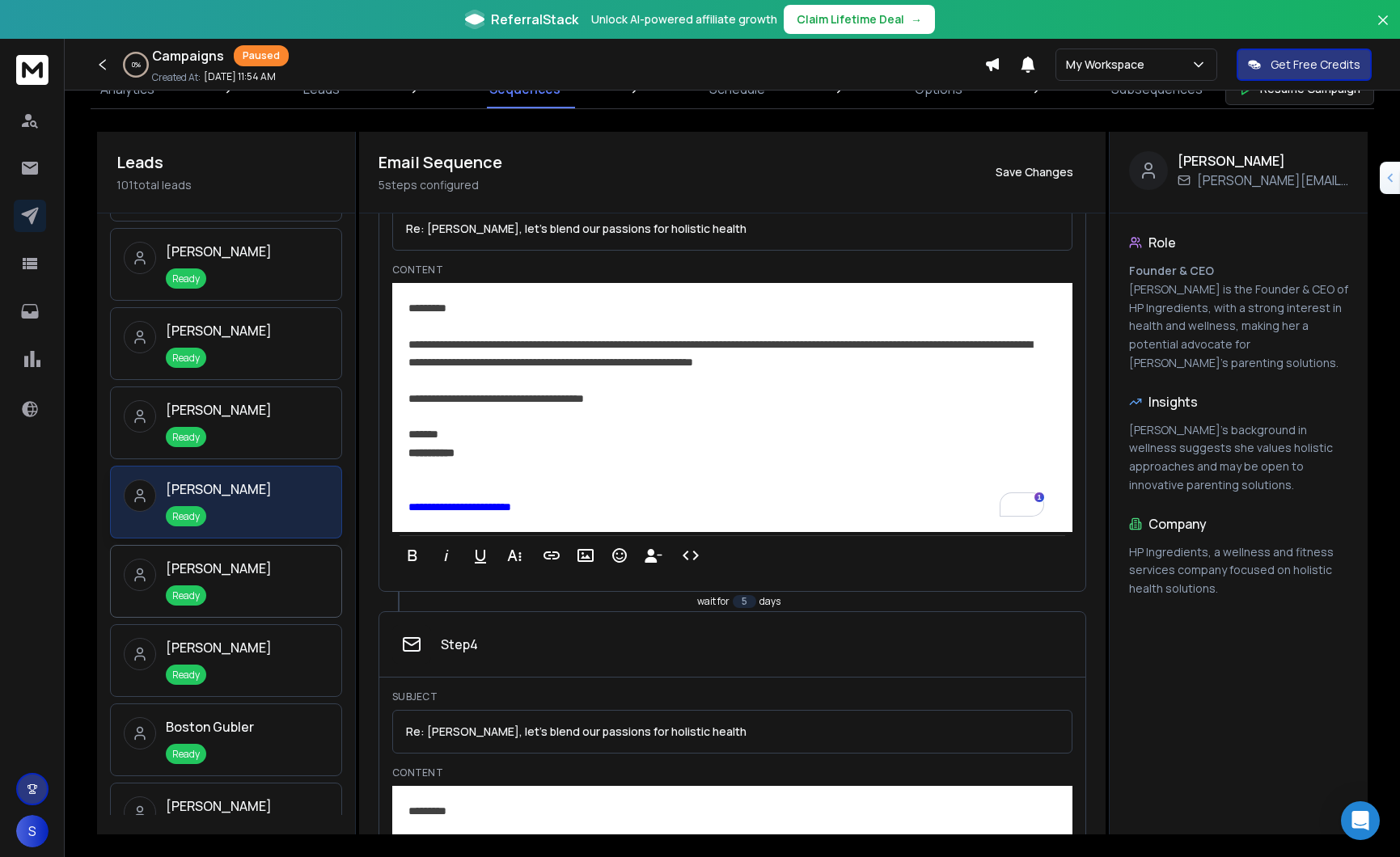
click at [239, 582] on div "Rebecca Bradford Ready" at bounding box center [247, 582] width 163 height 45
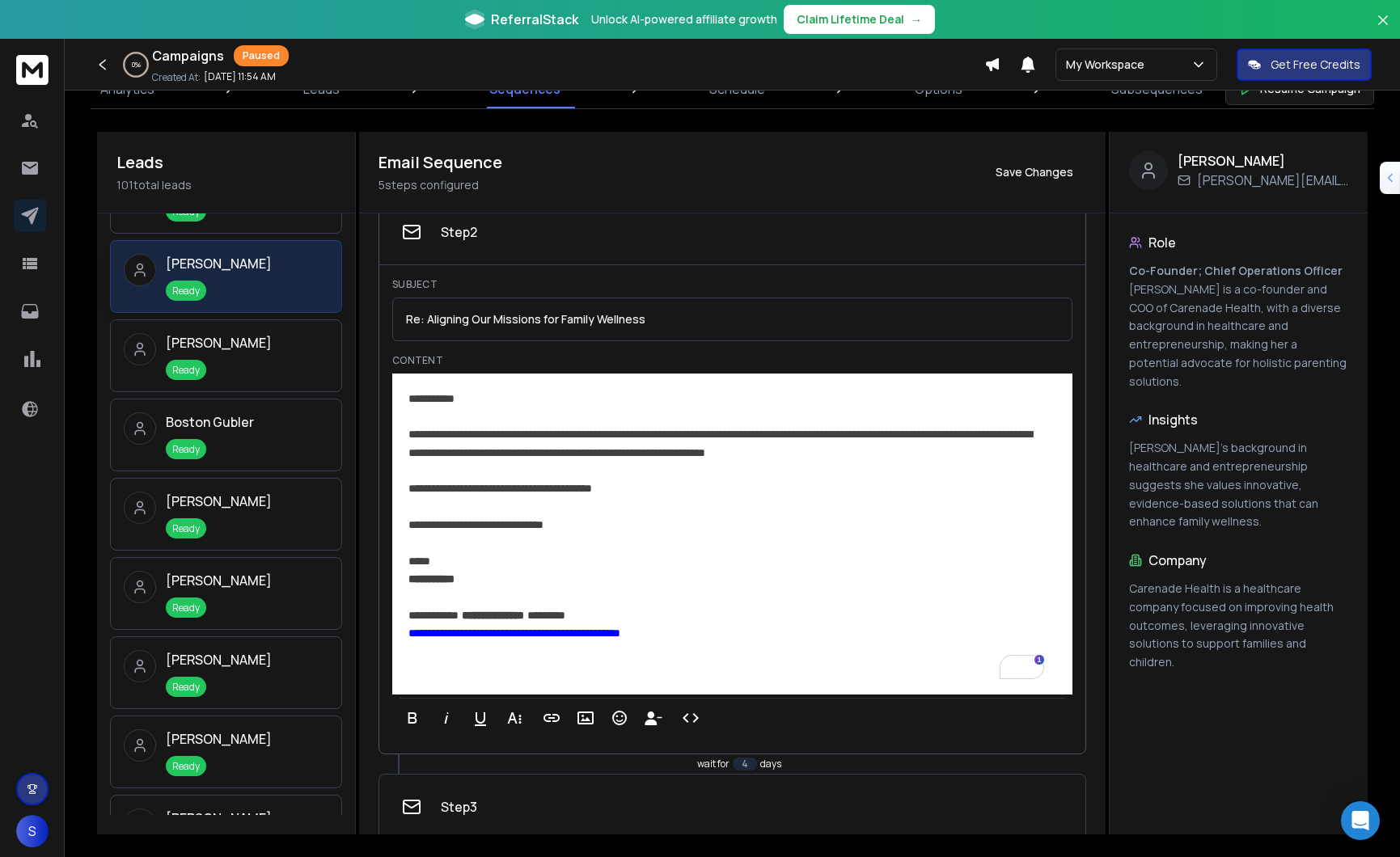
scroll to position [722, 0]
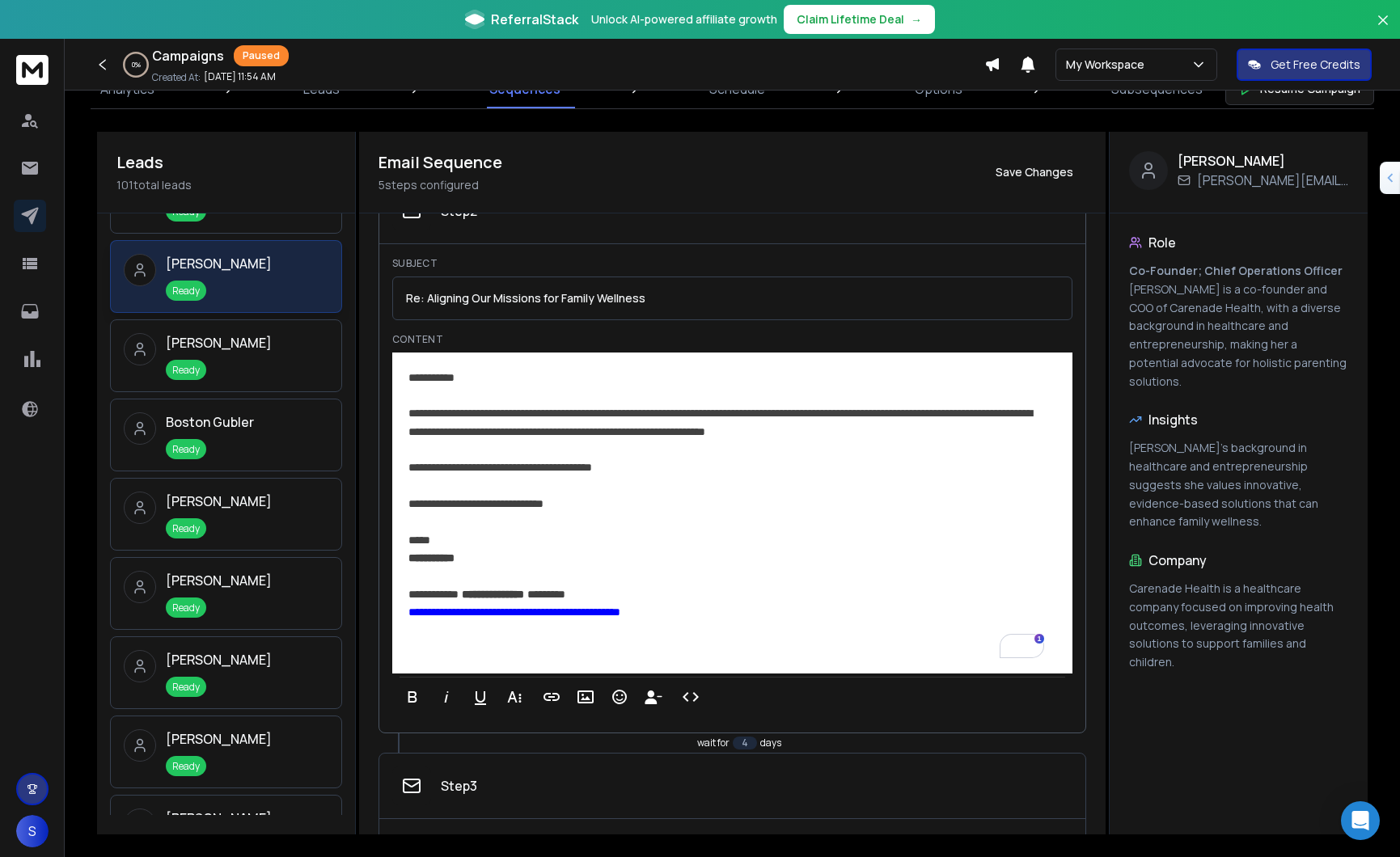
click at [530, 643] on div "To enrich screen reader interactions, please activate Accessibility in Grammarl…" at bounding box center [732, 649] width 648 height 18
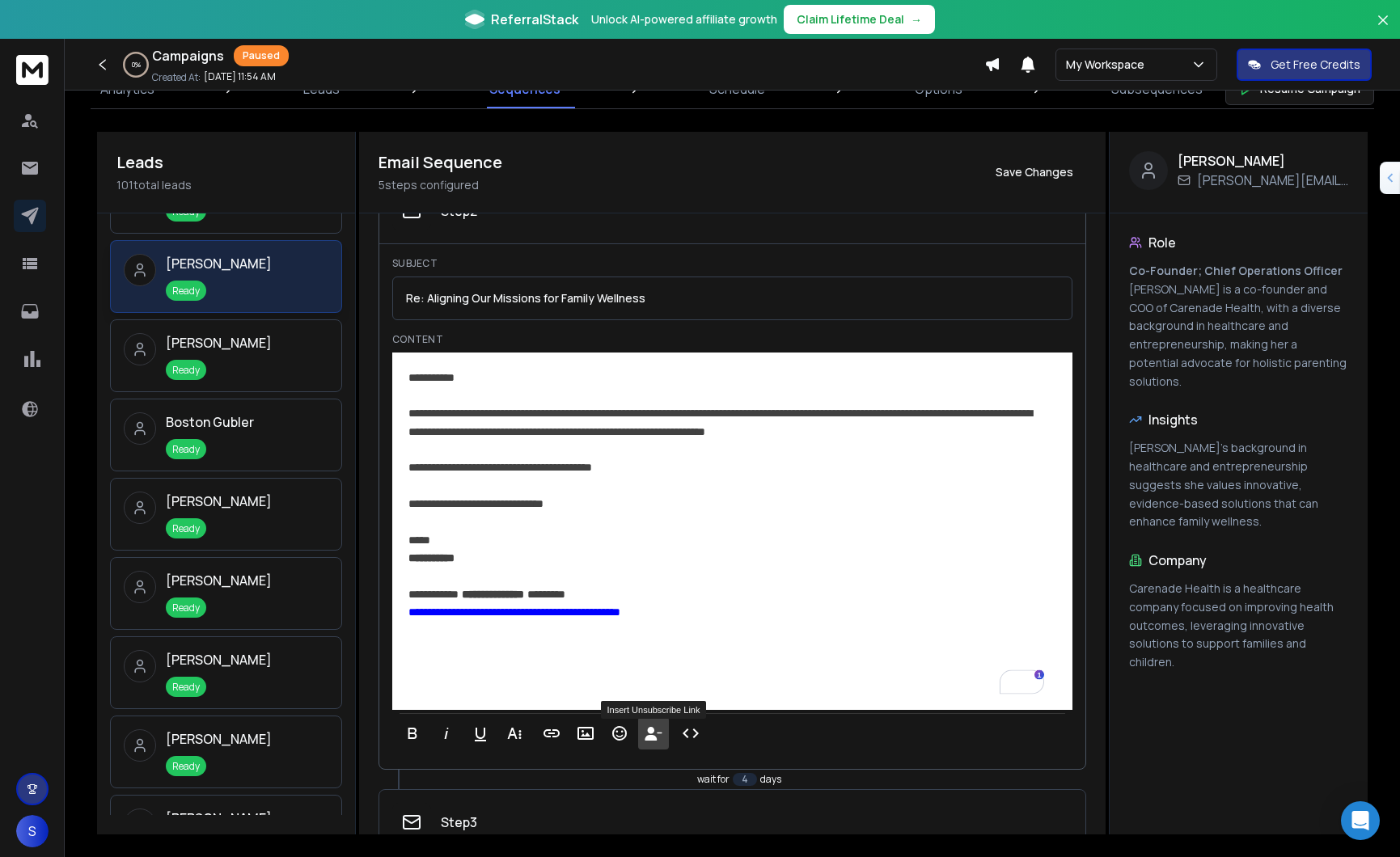
click at [661, 737] on icon "button" at bounding box center [654, 734] width 19 height 14
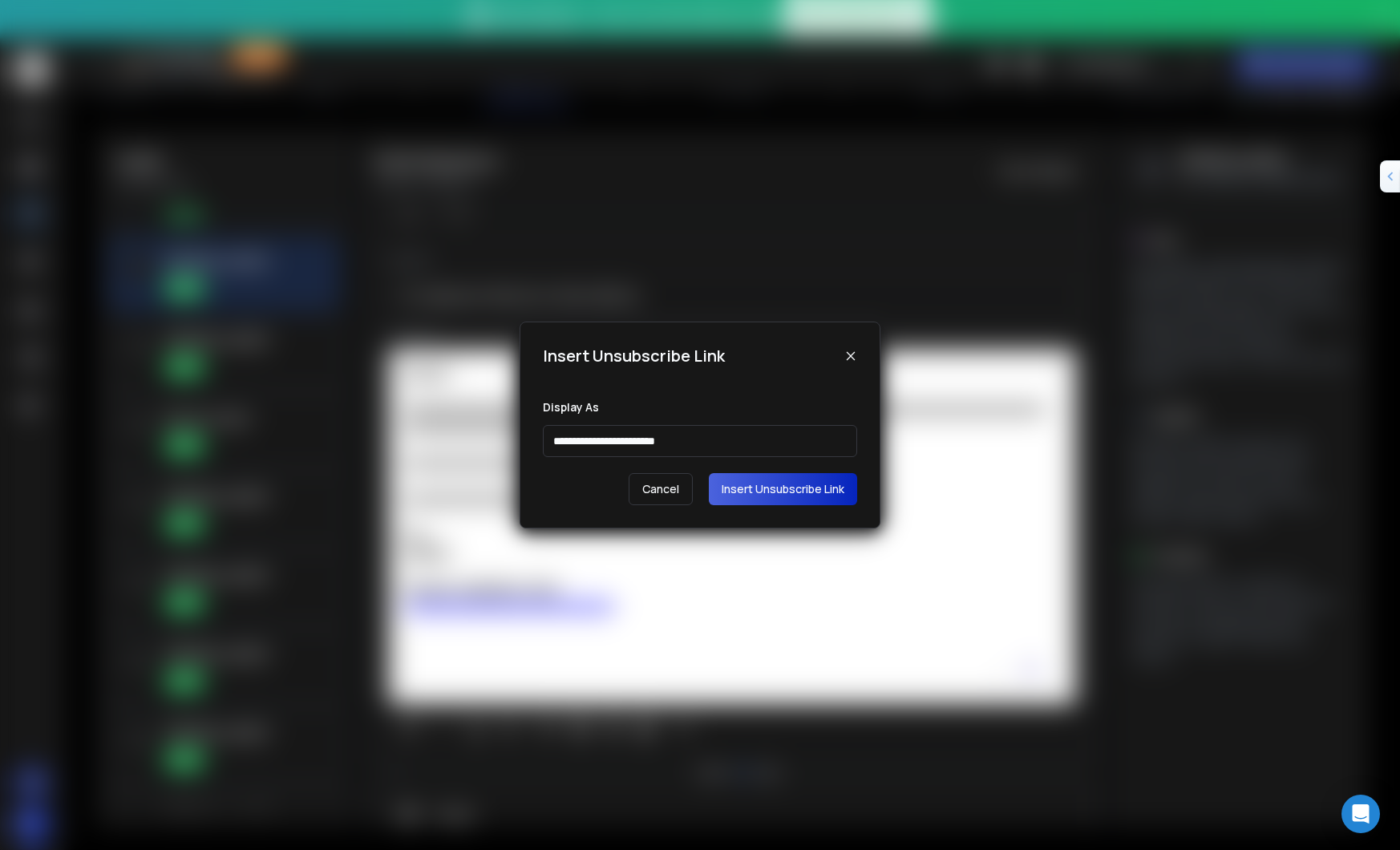
click at [769, 490] on button "Insert Unsubscribe Link" at bounding box center [783, 490] width 148 height 32
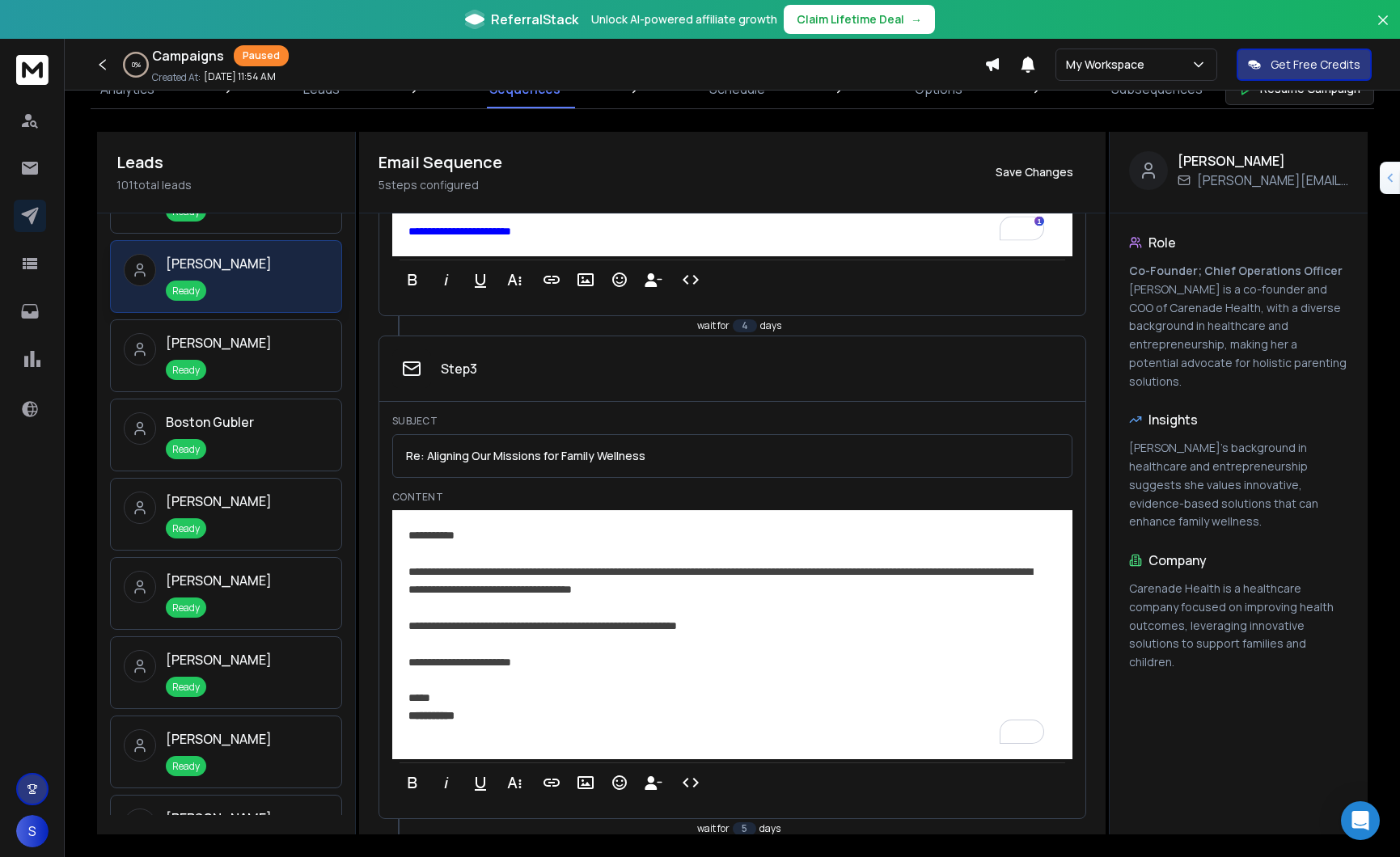
scroll to position [1281, 0]
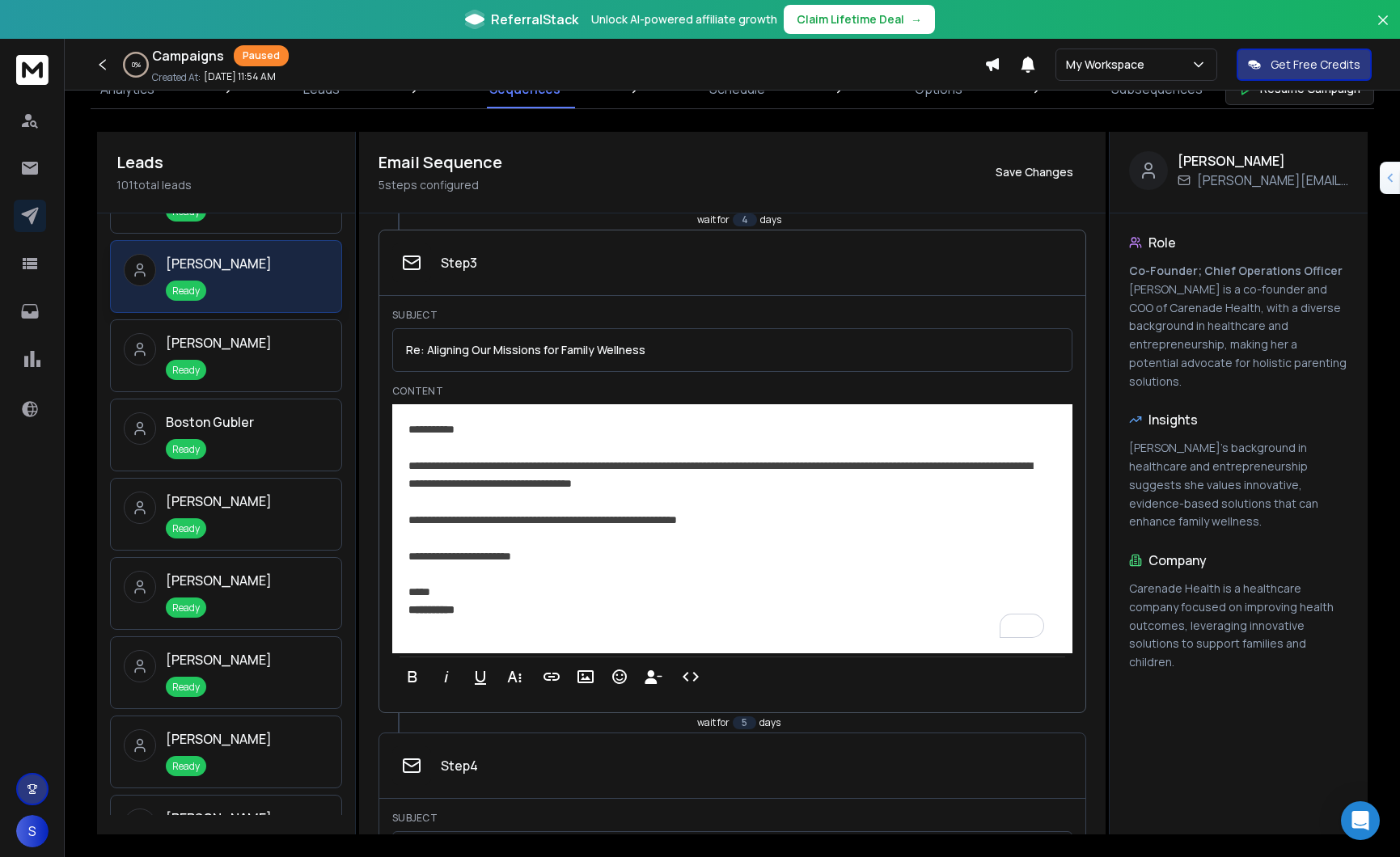
click at [490, 634] on div "To enrich screen reader interactions, please activate Accessibility in Grammarl…" at bounding box center [732, 629] width 648 height 18
click at [727, 520] on p "**********" at bounding box center [727, 520] width 636 height 18
click at [520, 599] on p "*****" at bounding box center [727, 592] width 636 height 18
click at [456, 623] on div "To enrich screen reader interactions, please activate Accessibility in Grammarl…" at bounding box center [732, 629] width 648 height 18
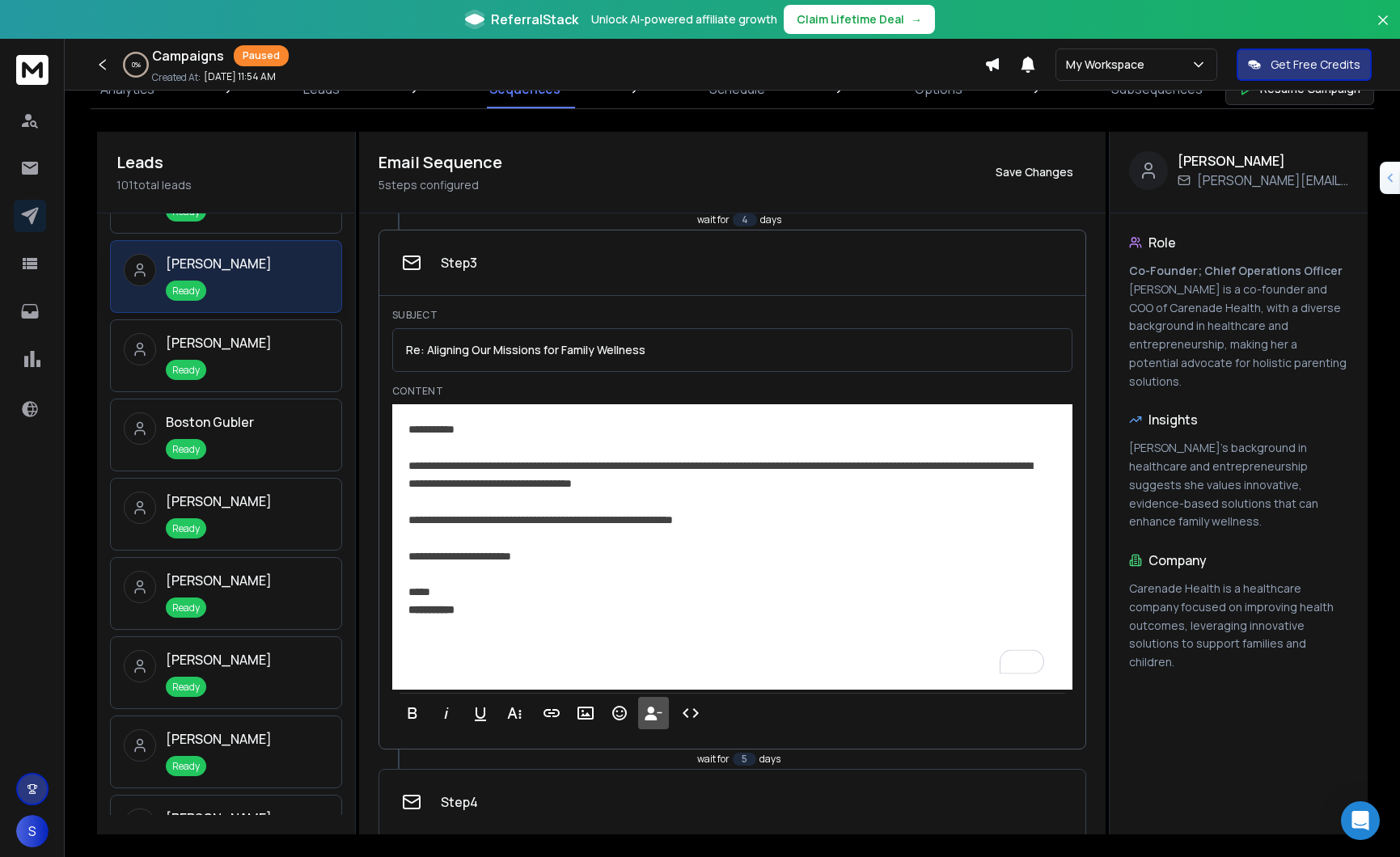
click at [653, 719] on icon "button" at bounding box center [653, 714] width 17 height 14
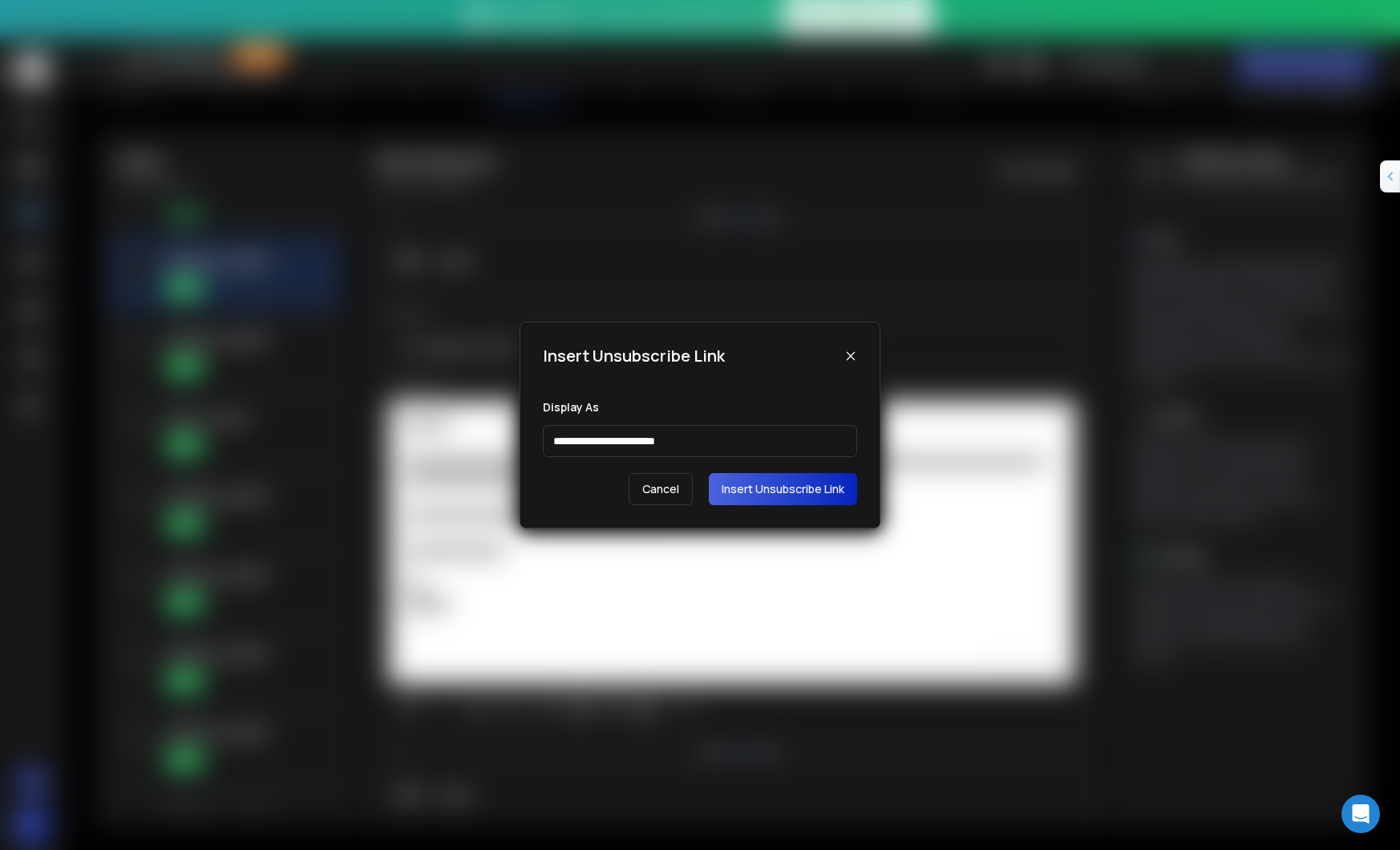
click at [787, 454] on input "**********" at bounding box center [700, 441] width 314 height 32
click at [766, 510] on div "**********" at bounding box center [700, 425] width 361 height 207
click at [765, 498] on button "Insert Unsubscribe Link" at bounding box center [783, 490] width 148 height 32
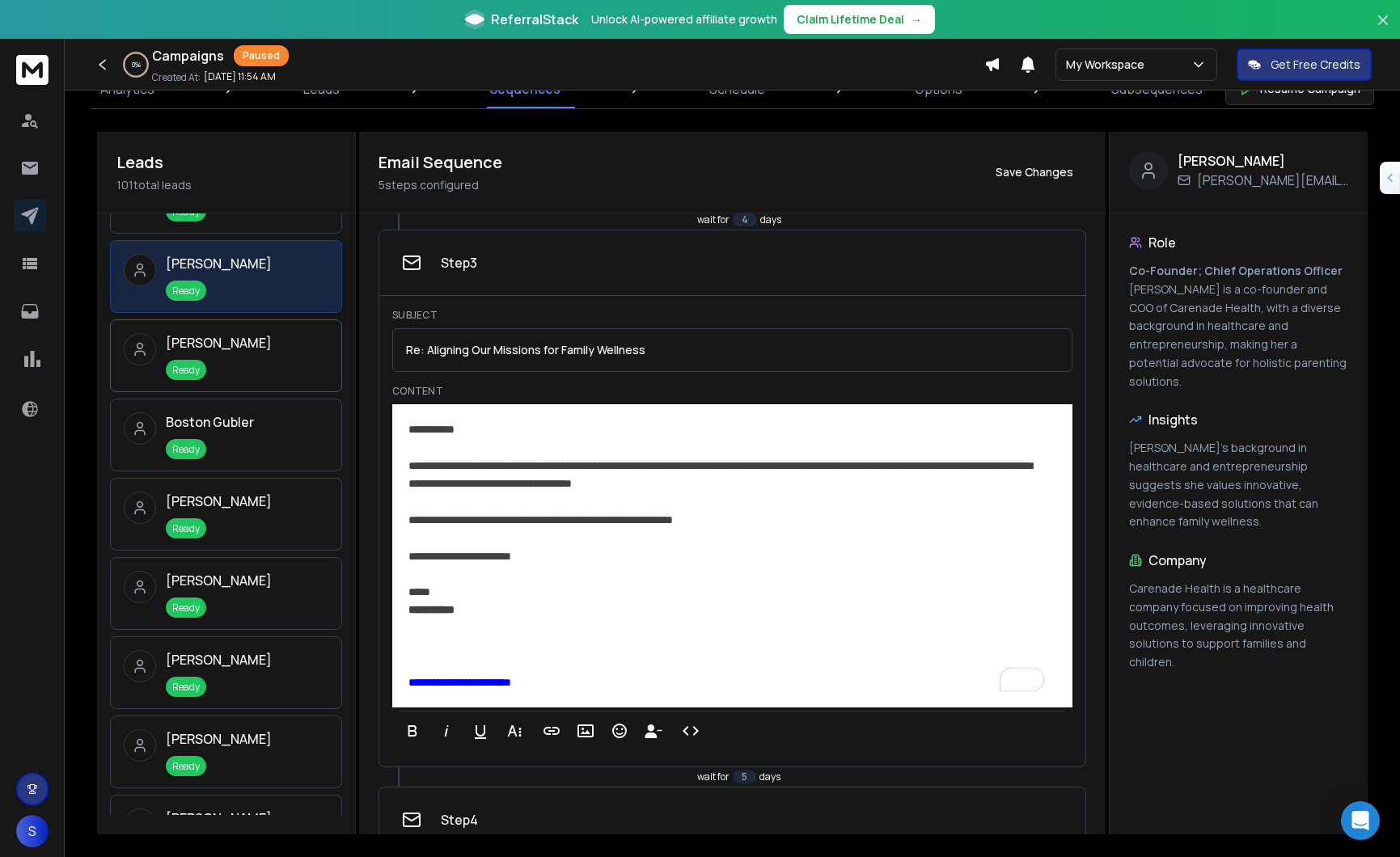
click at [276, 336] on div "[PERSON_NAME]" at bounding box center [247, 343] width 163 height 19
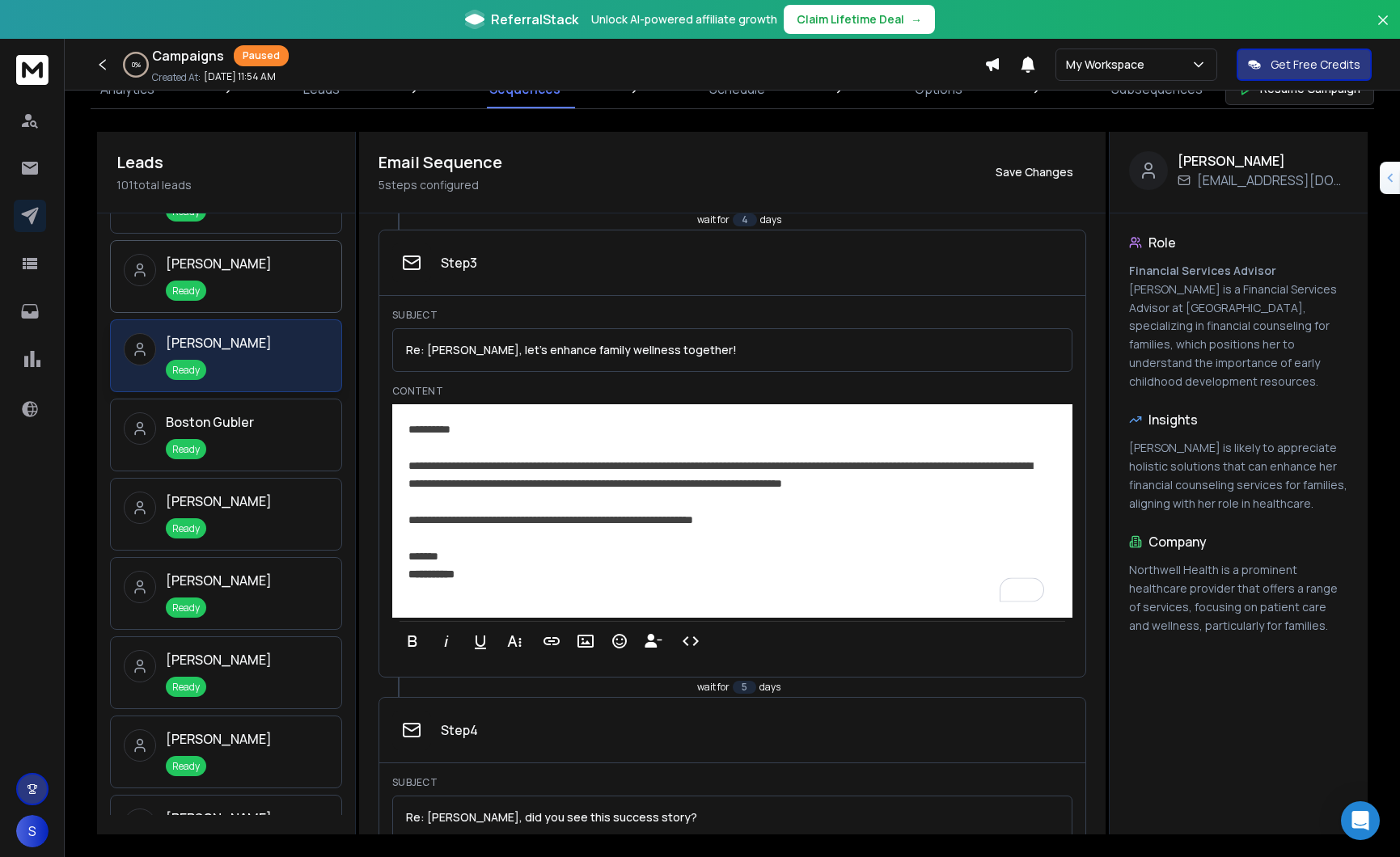
click at [272, 271] on h3 "[PERSON_NAME]" at bounding box center [218, 264] width 106 height 19
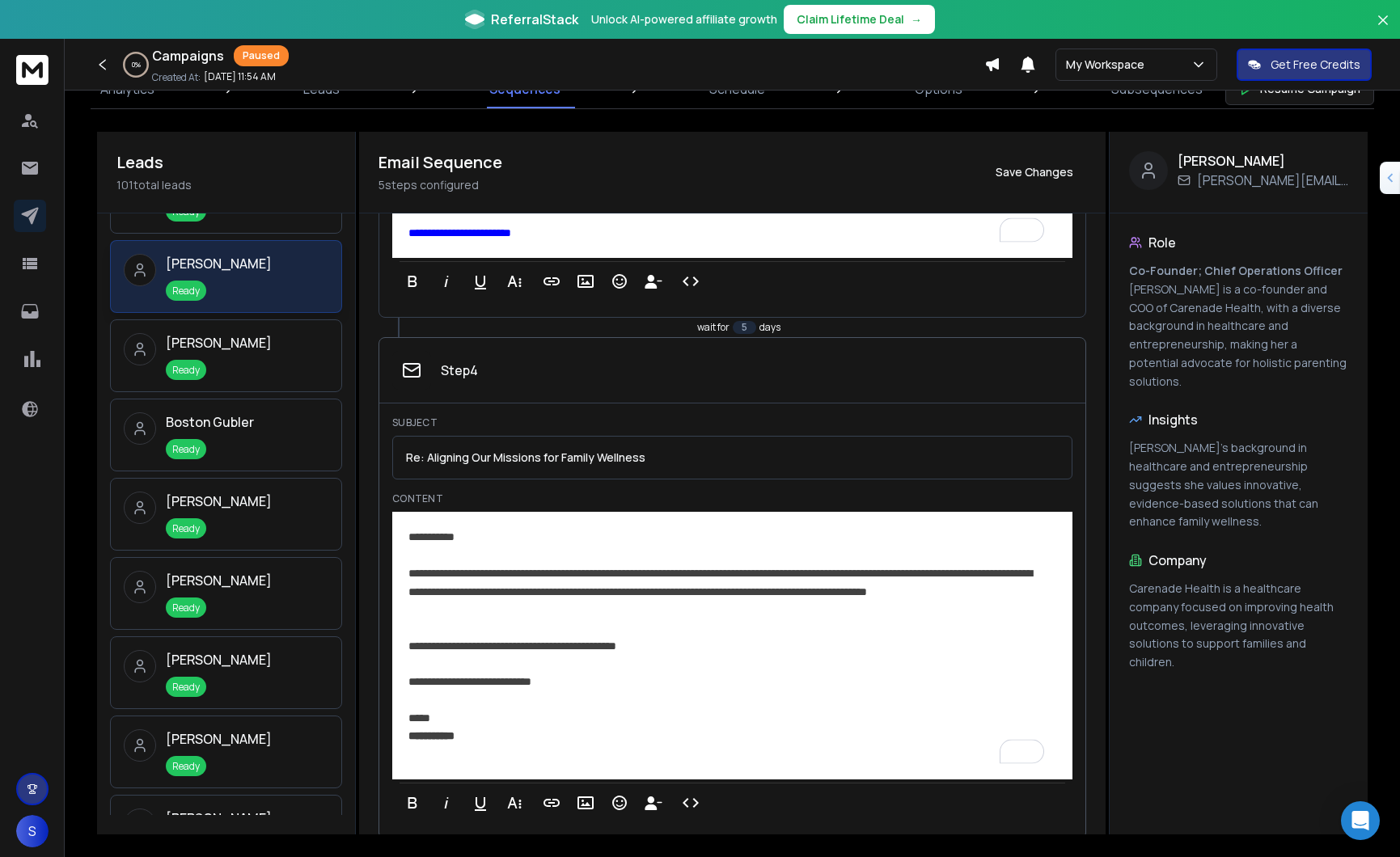
scroll to position [1923, 0]
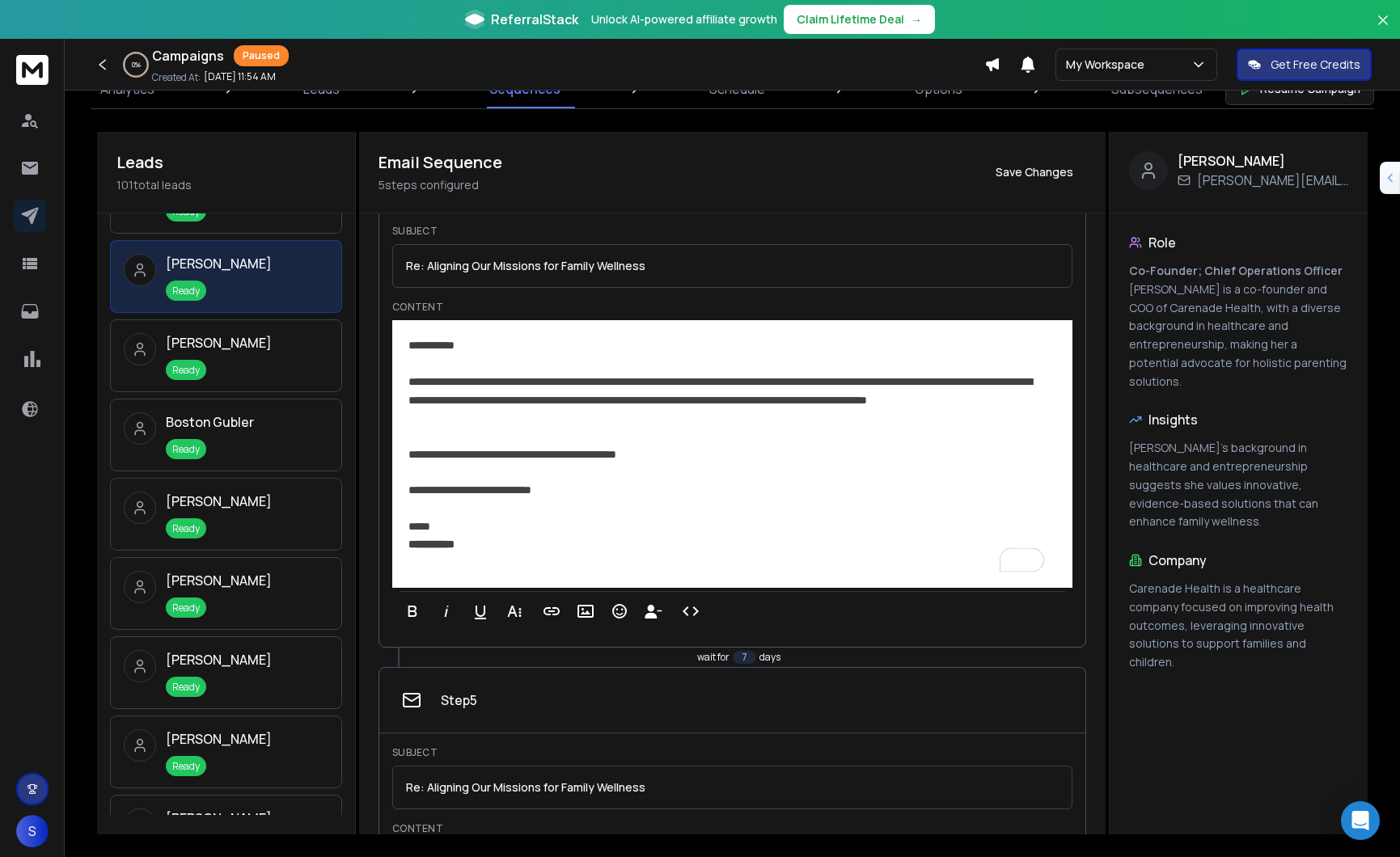
click at [456, 559] on div "To enrich screen reader interactions, please activate Accessibility in Grammarl…" at bounding box center [732, 563] width 648 height 18
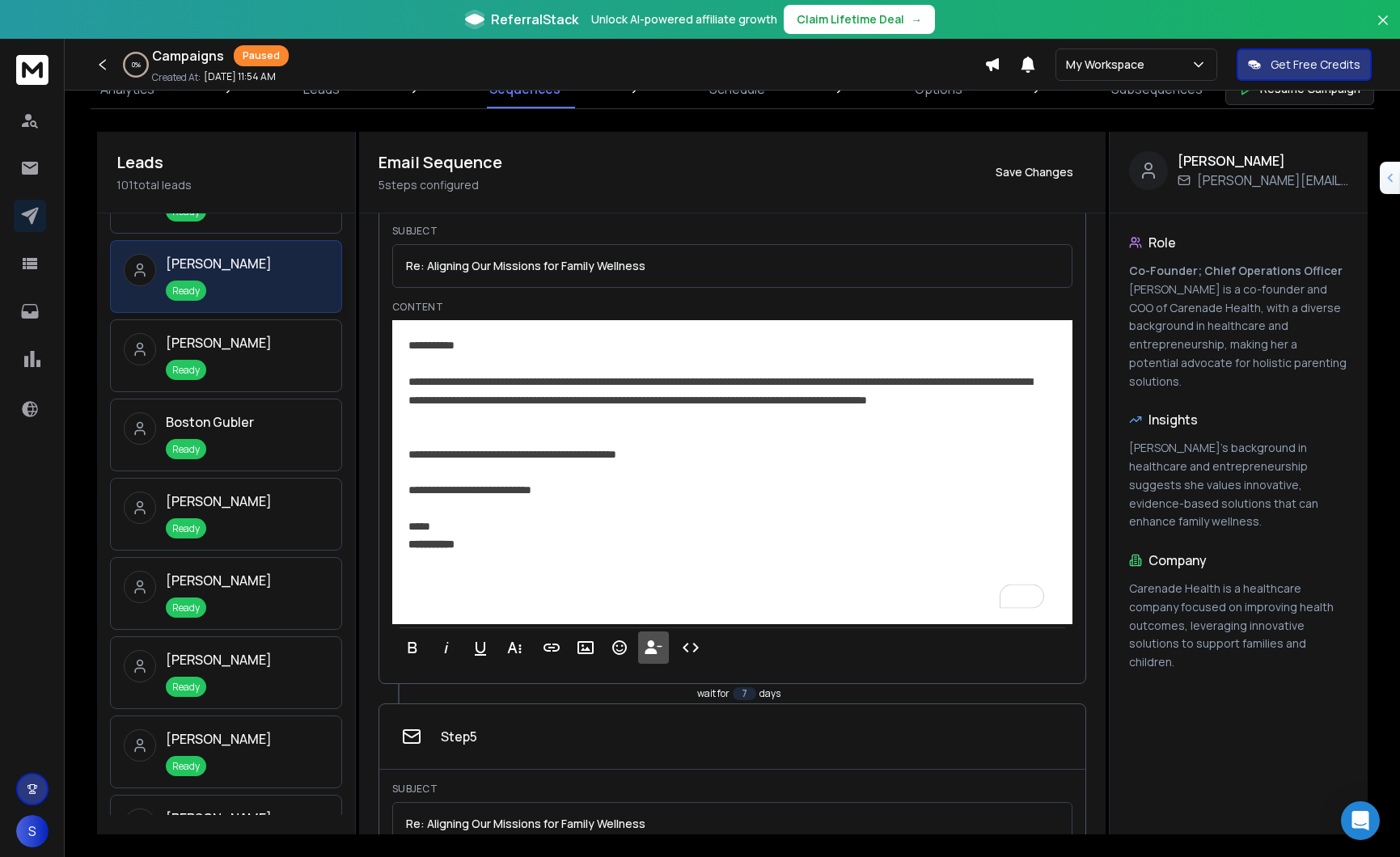
click at [655, 639] on button "Insert Unsubscribe Link" at bounding box center [654, 648] width 31 height 32
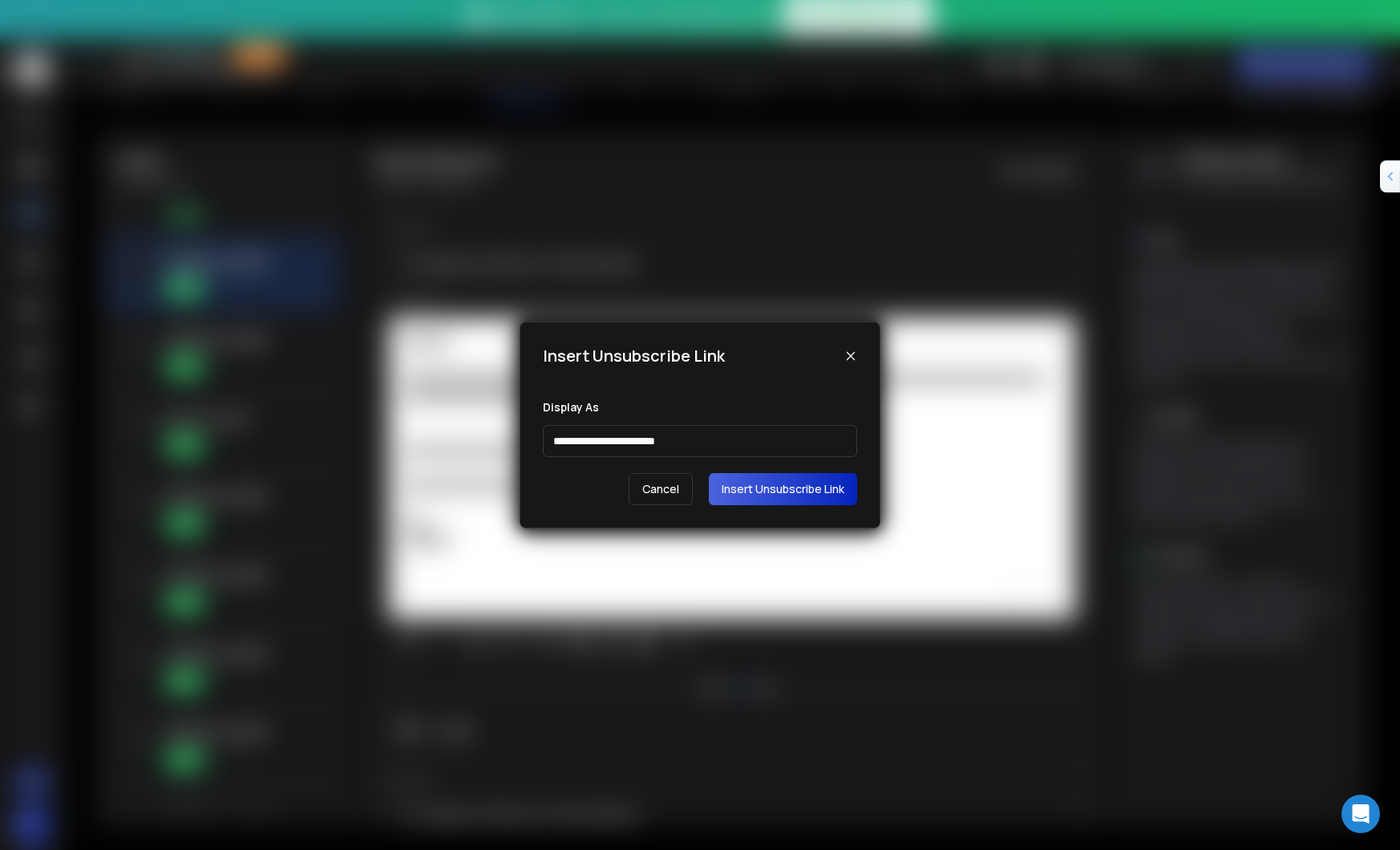
click at [763, 505] on button "Insert Unsubscribe Link" at bounding box center [783, 490] width 148 height 32
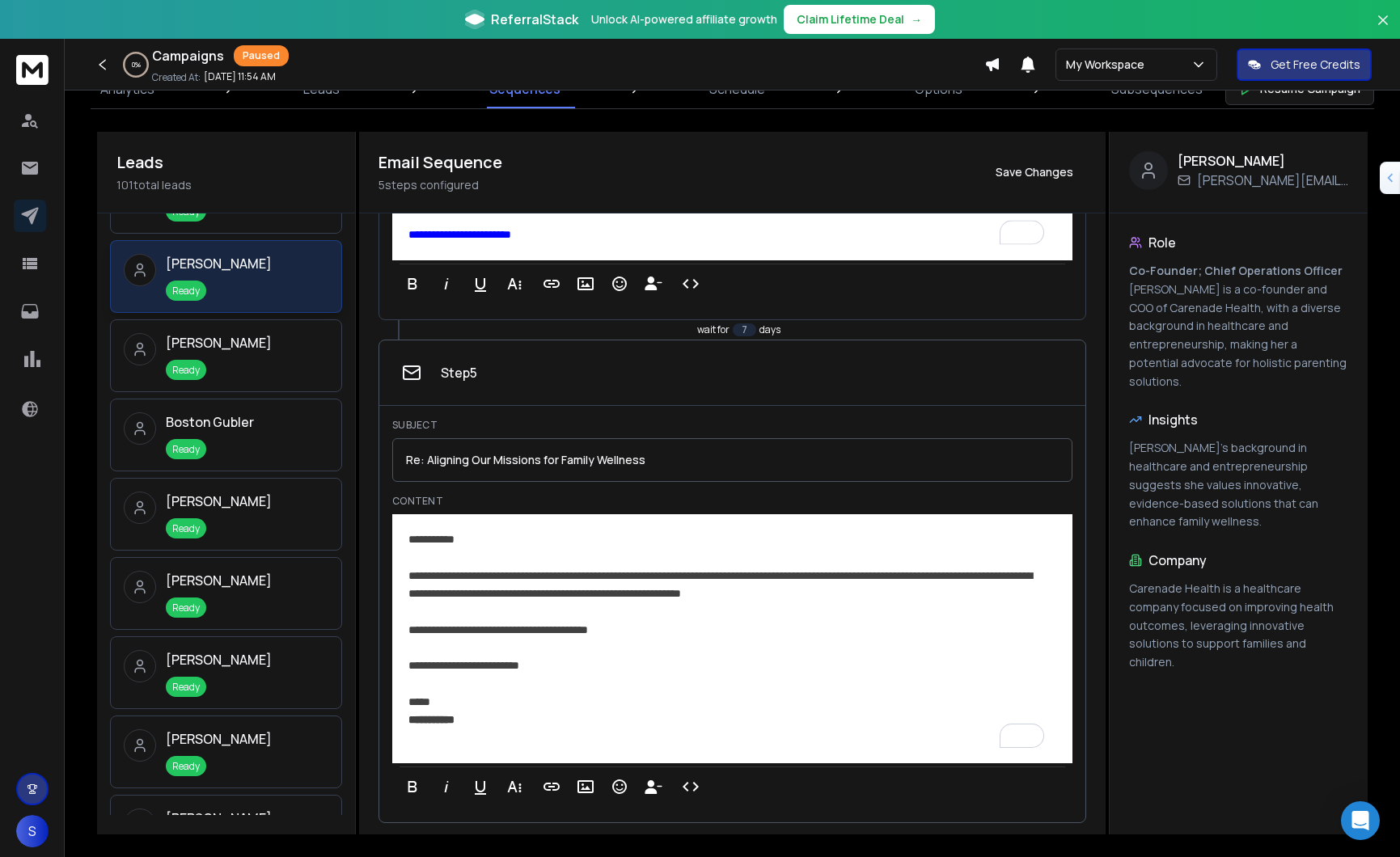
scroll to position [2297, 0]
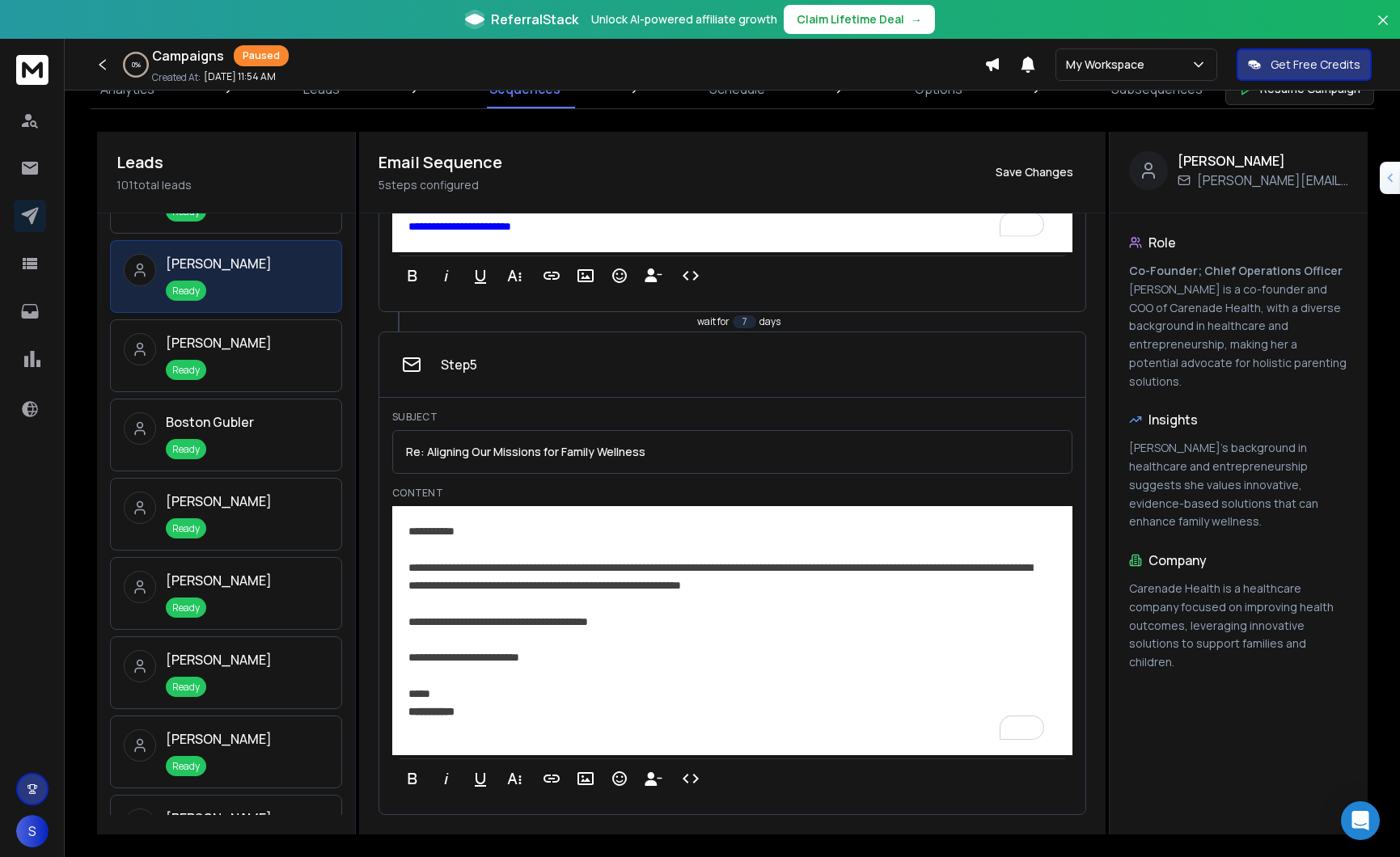
click at [492, 732] on div "To enrich screen reader interactions, please activate Accessibility in Grammarl…" at bounding box center [732, 731] width 648 height 18
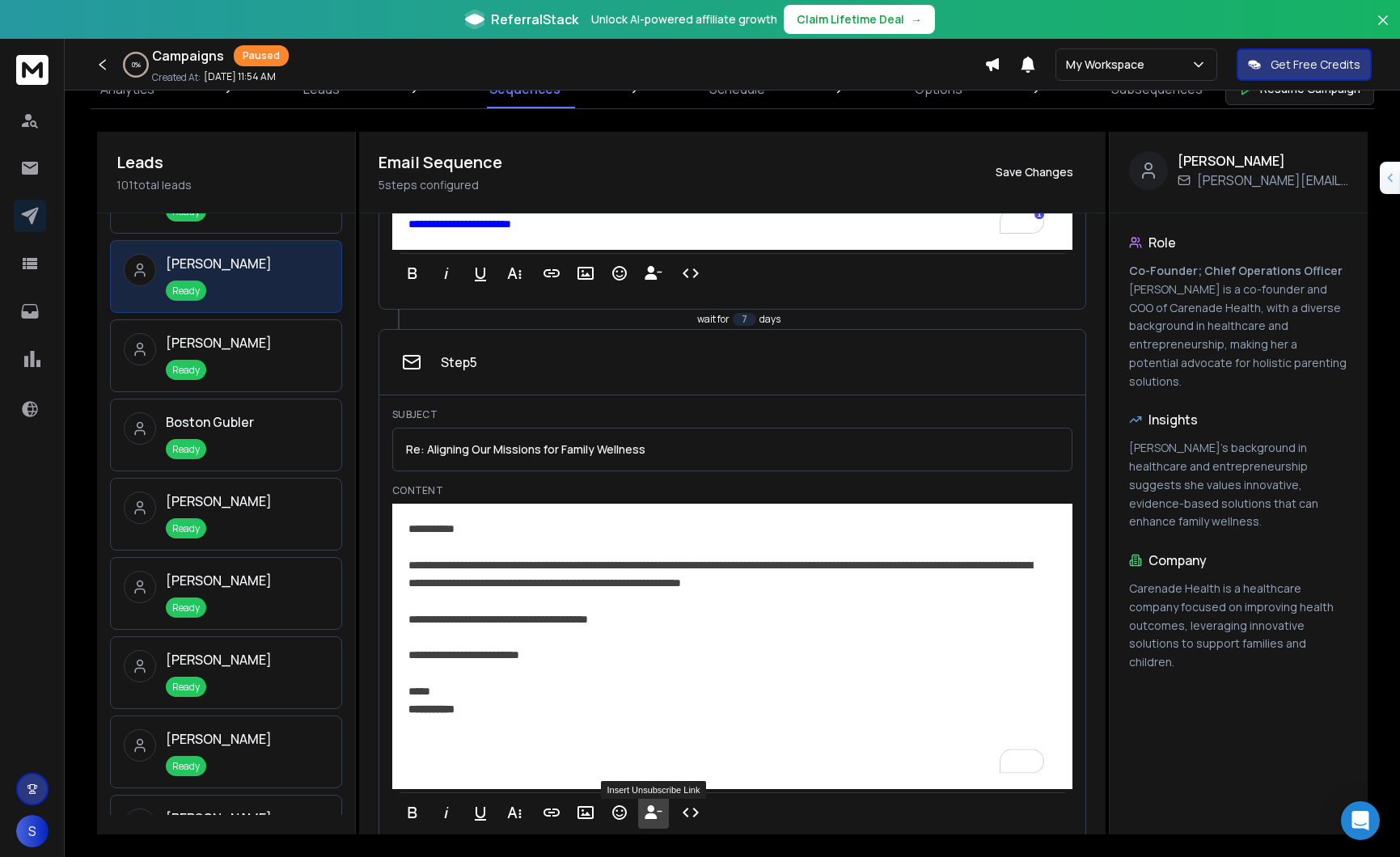
click at [653, 812] on icon "button" at bounding box center [653, 812] width 17 height 14
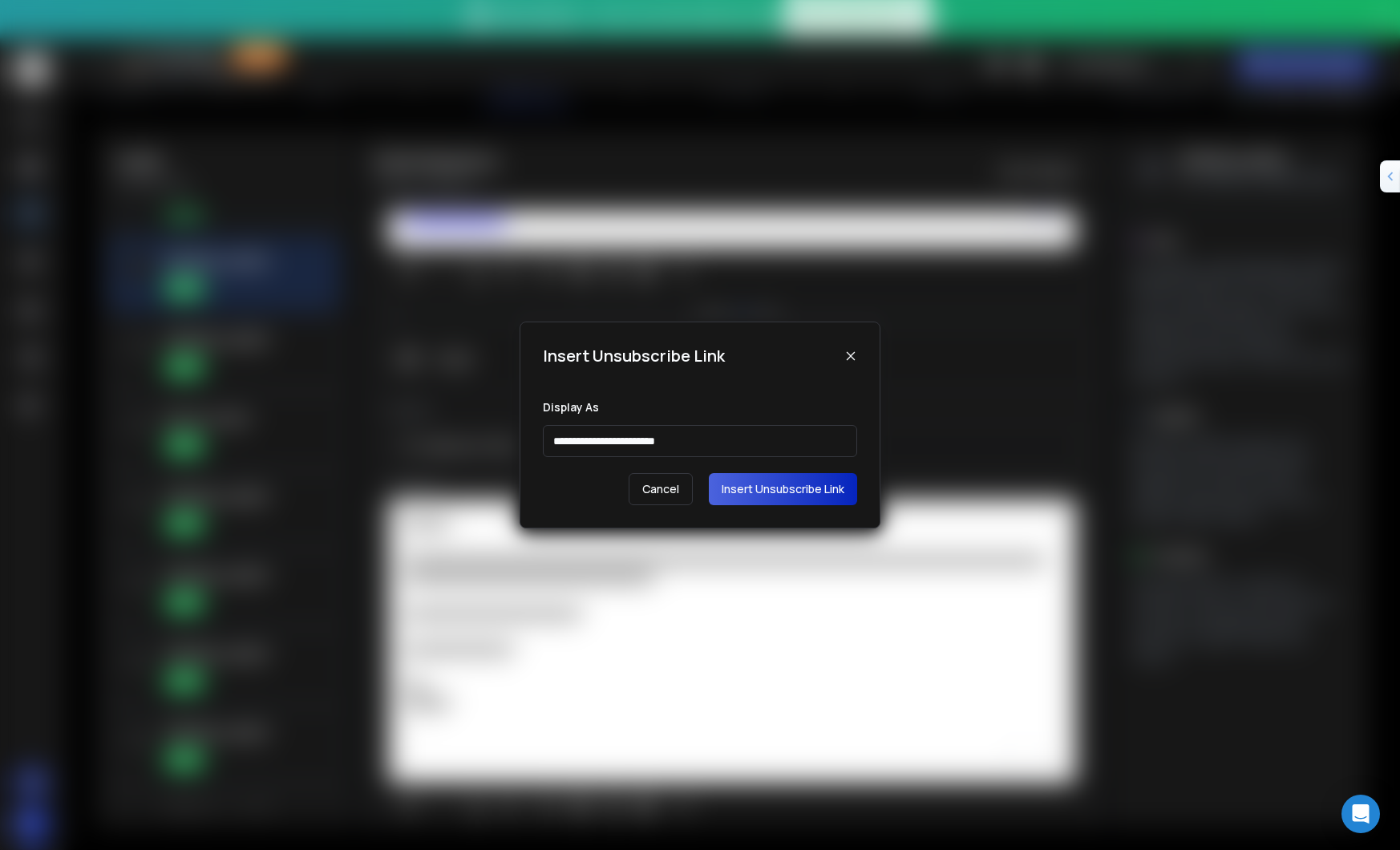
click at [772, 494] on button "Insert Unsubscribe Link" at bounding box center [783, 490] width 148 height 32
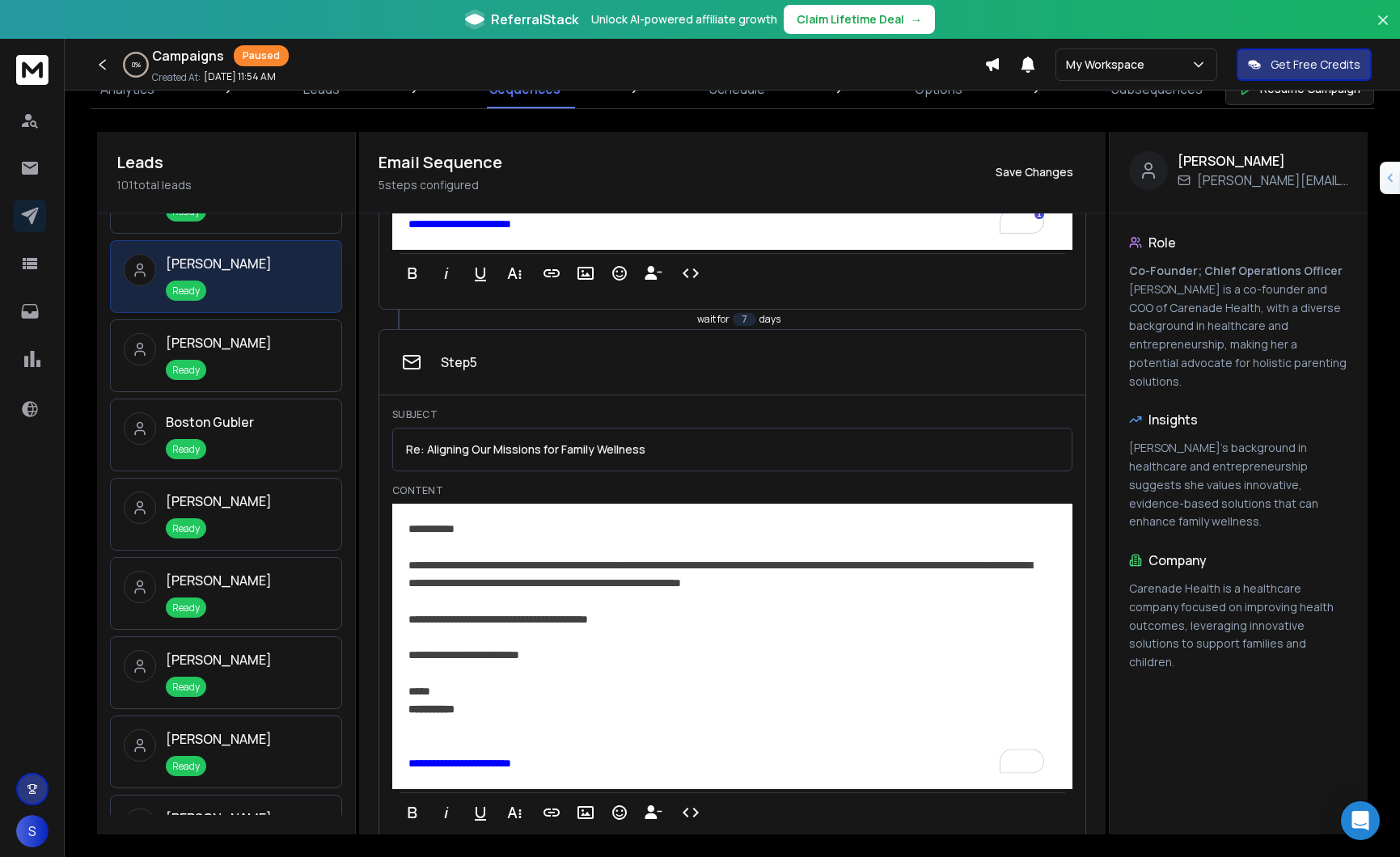
scroll to position [2333, 0]
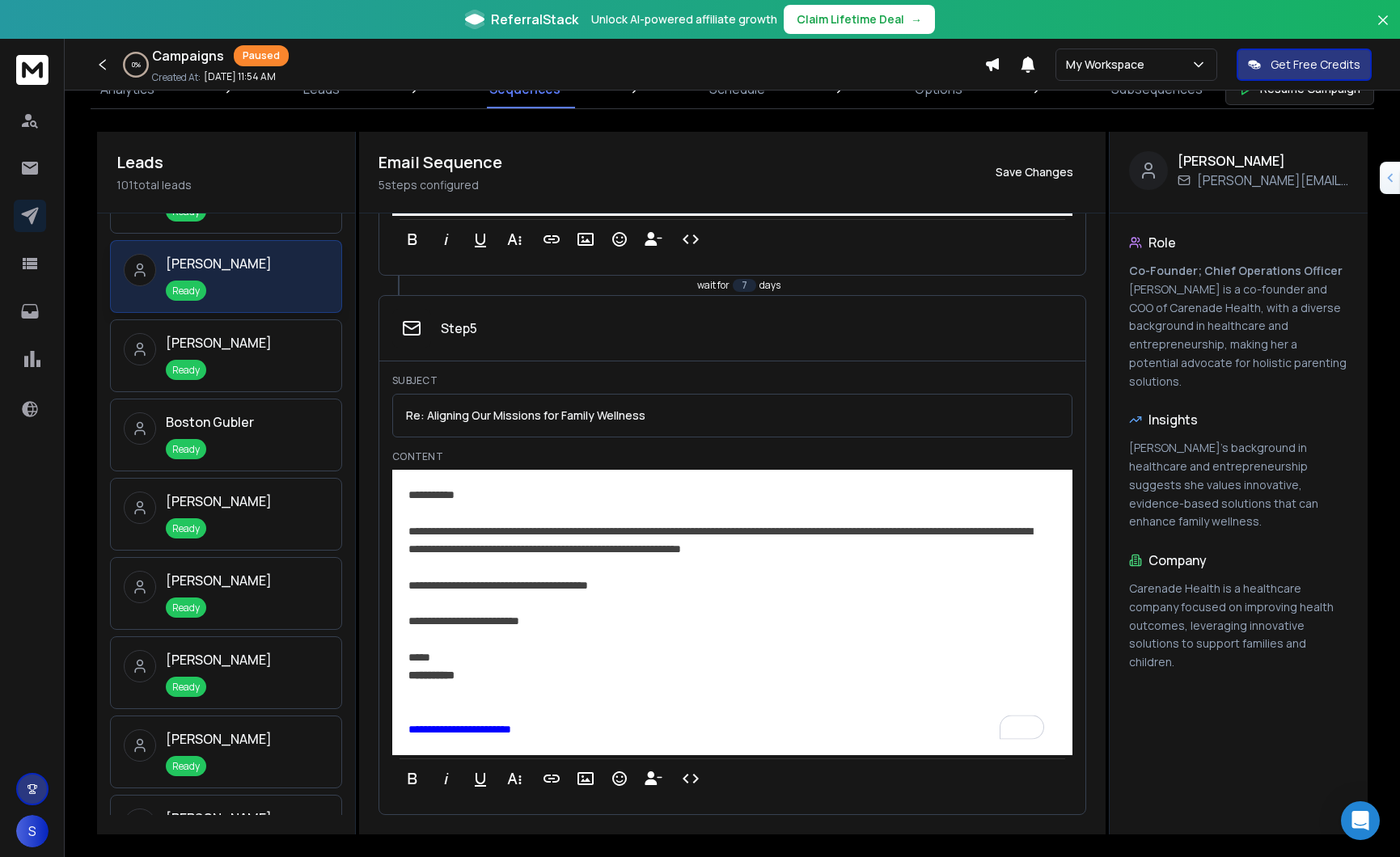
click at [520, 691] on div "To enrich screen reader interactions, please activate Accessibility in Grammarl…" at bounding box center [732, 694] width 648 height 18
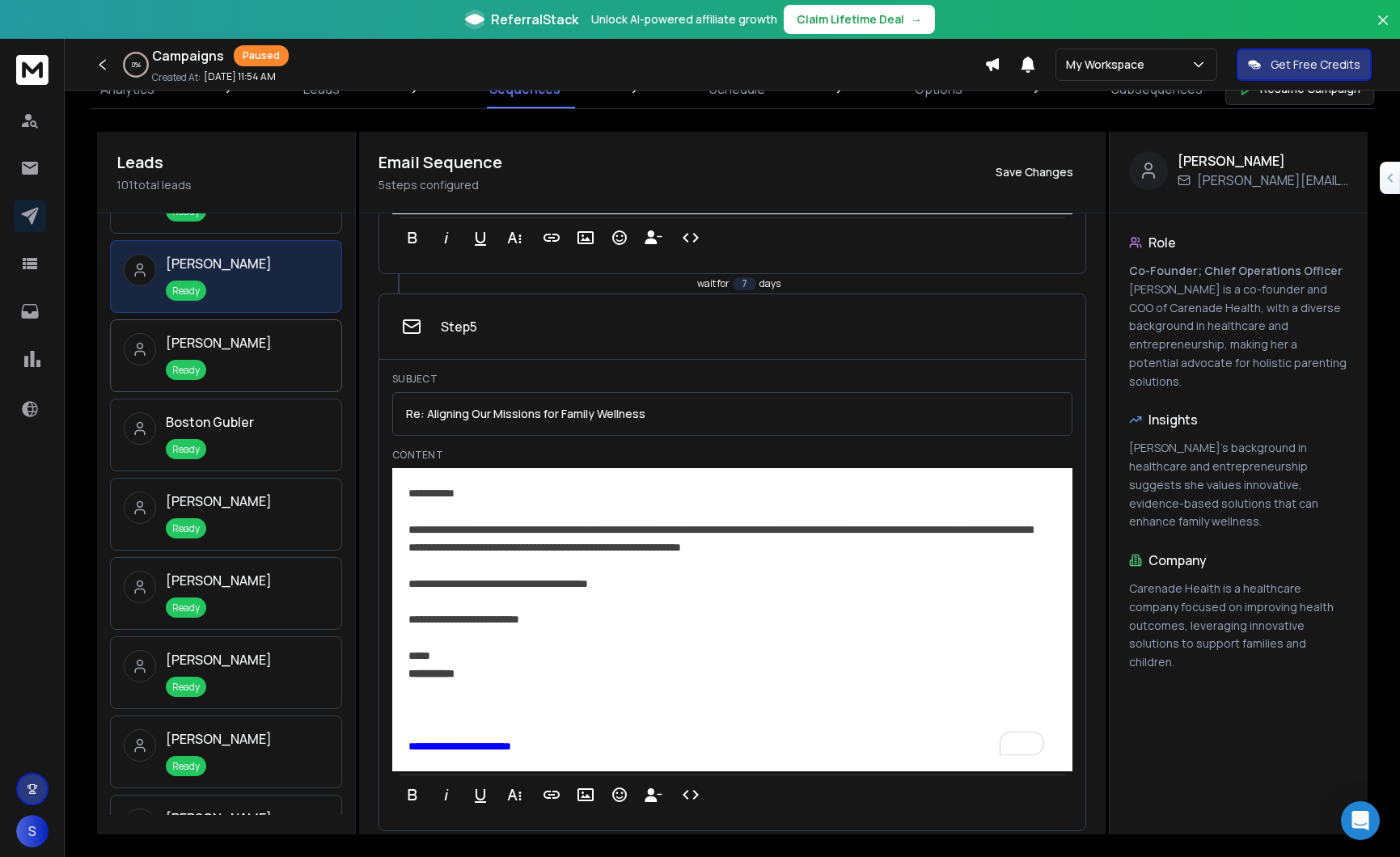
click at [249, 357] on div "Ashley Juliano Ready" at bounding box center [247, 356] width 163 height 45
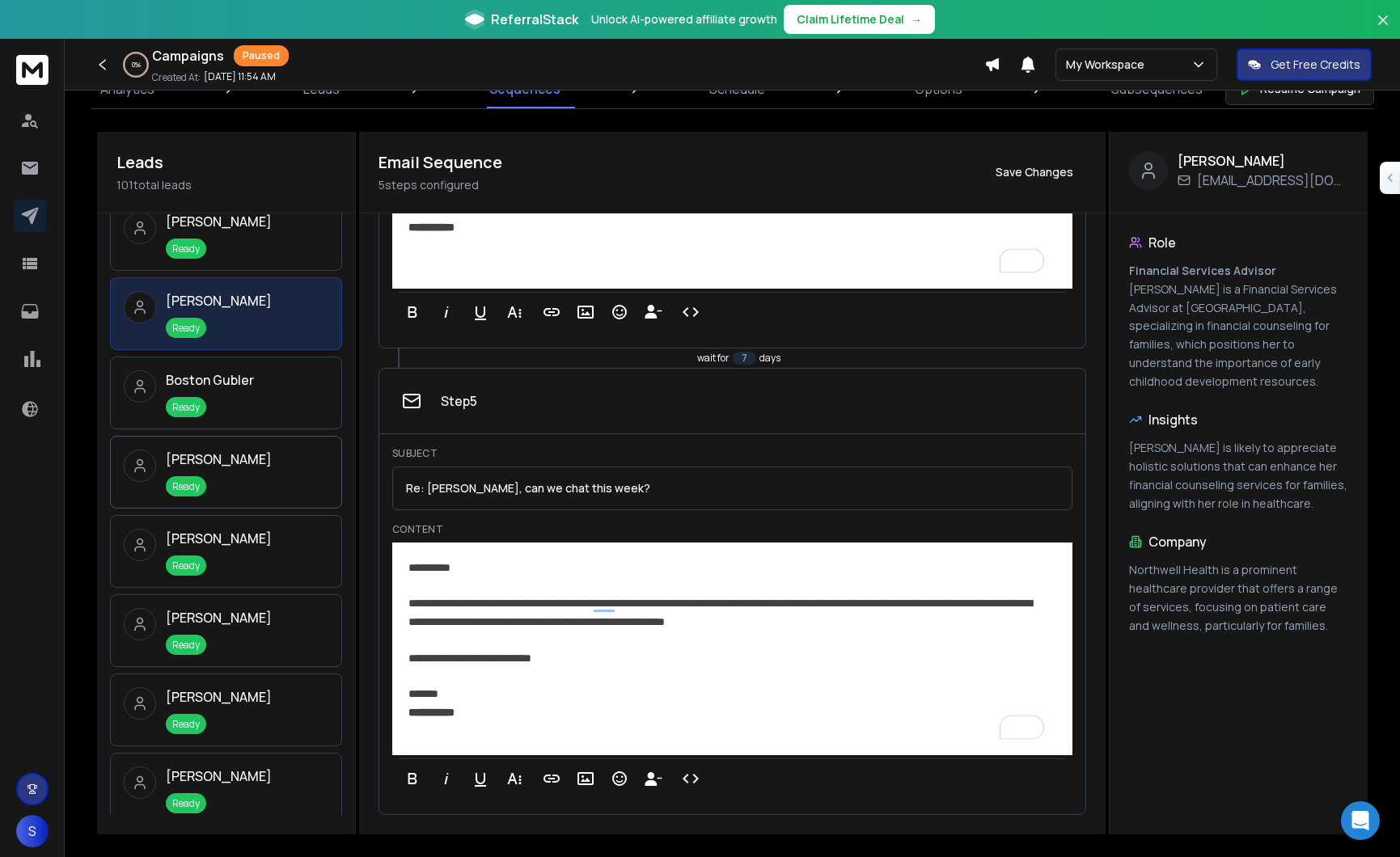
scroll to position [594, 0]
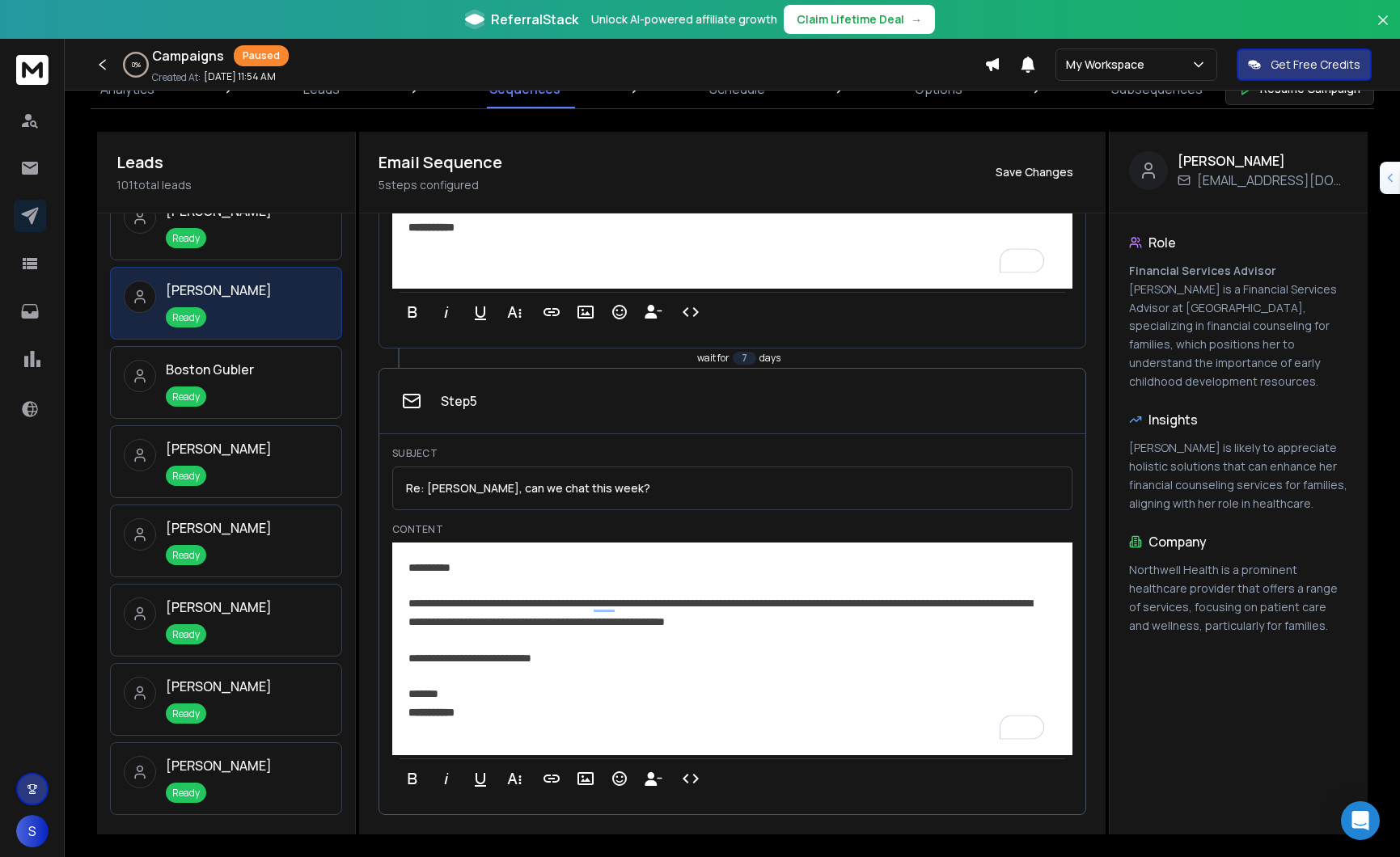
click at [498, 719] on div "**********" at bounding box center [732, 713] width 648 height 18
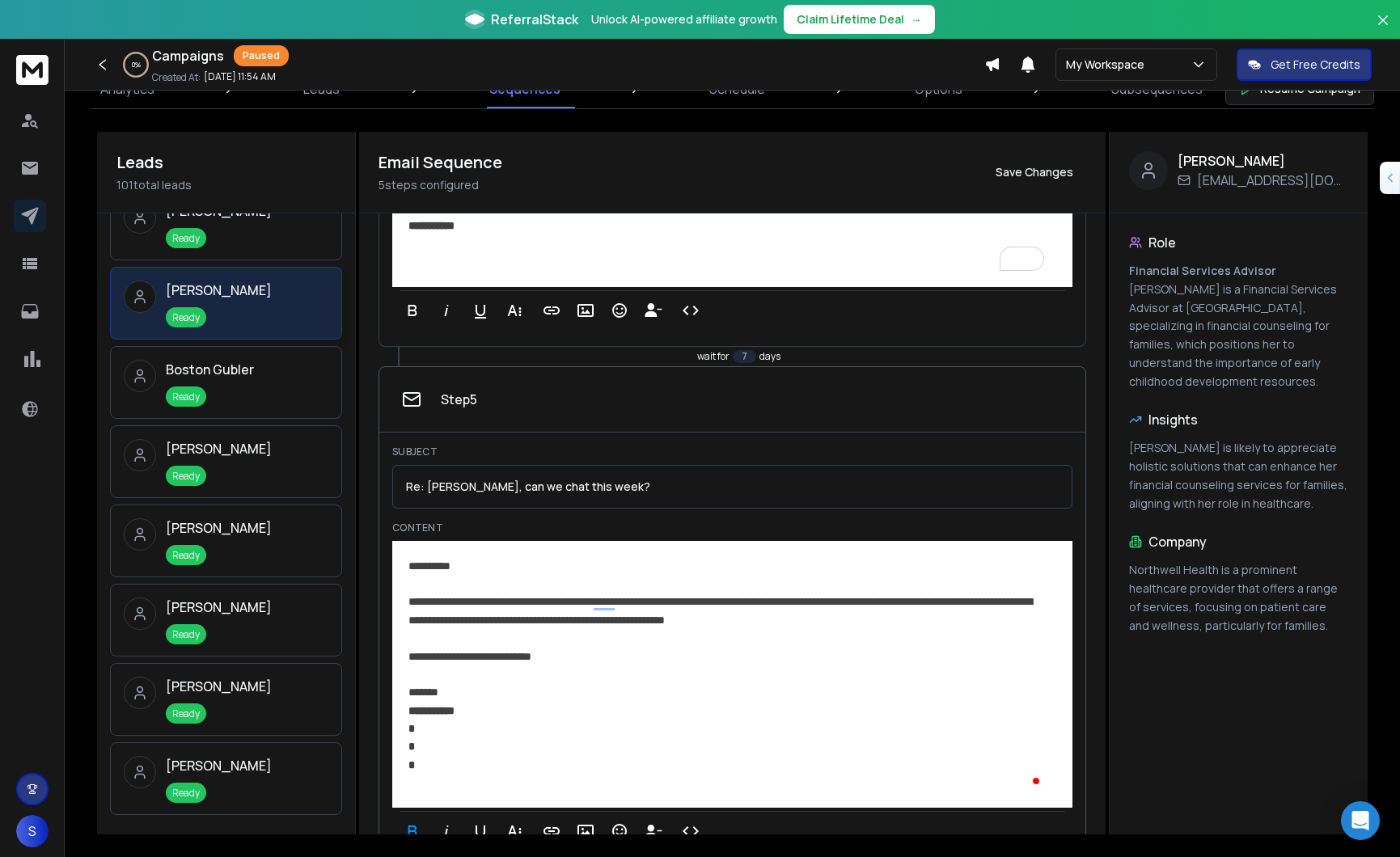
scroll to position [1971, 0]
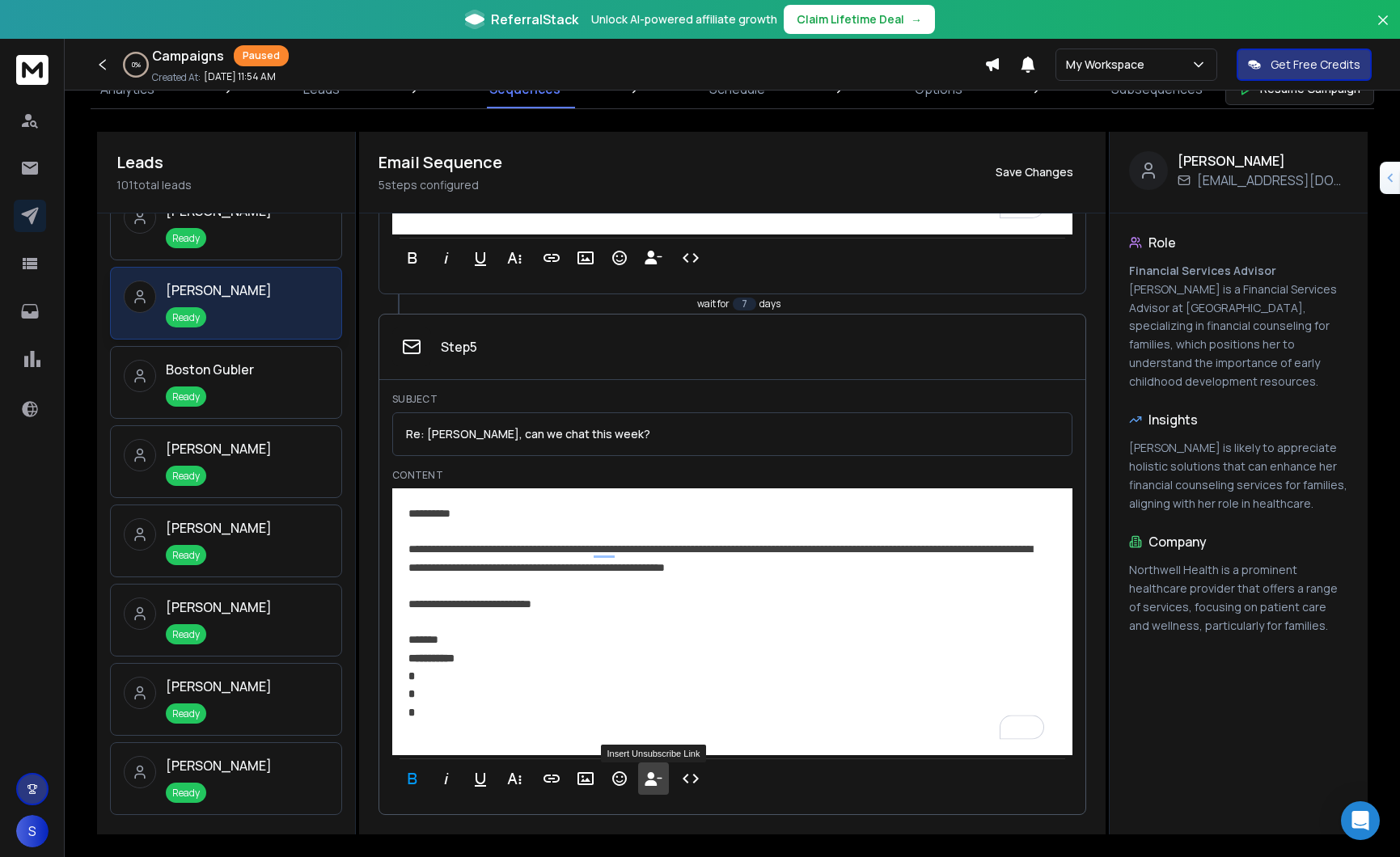
click at [661, 782] on icon "button" at bounding box center [654, 779] width 19 height 14
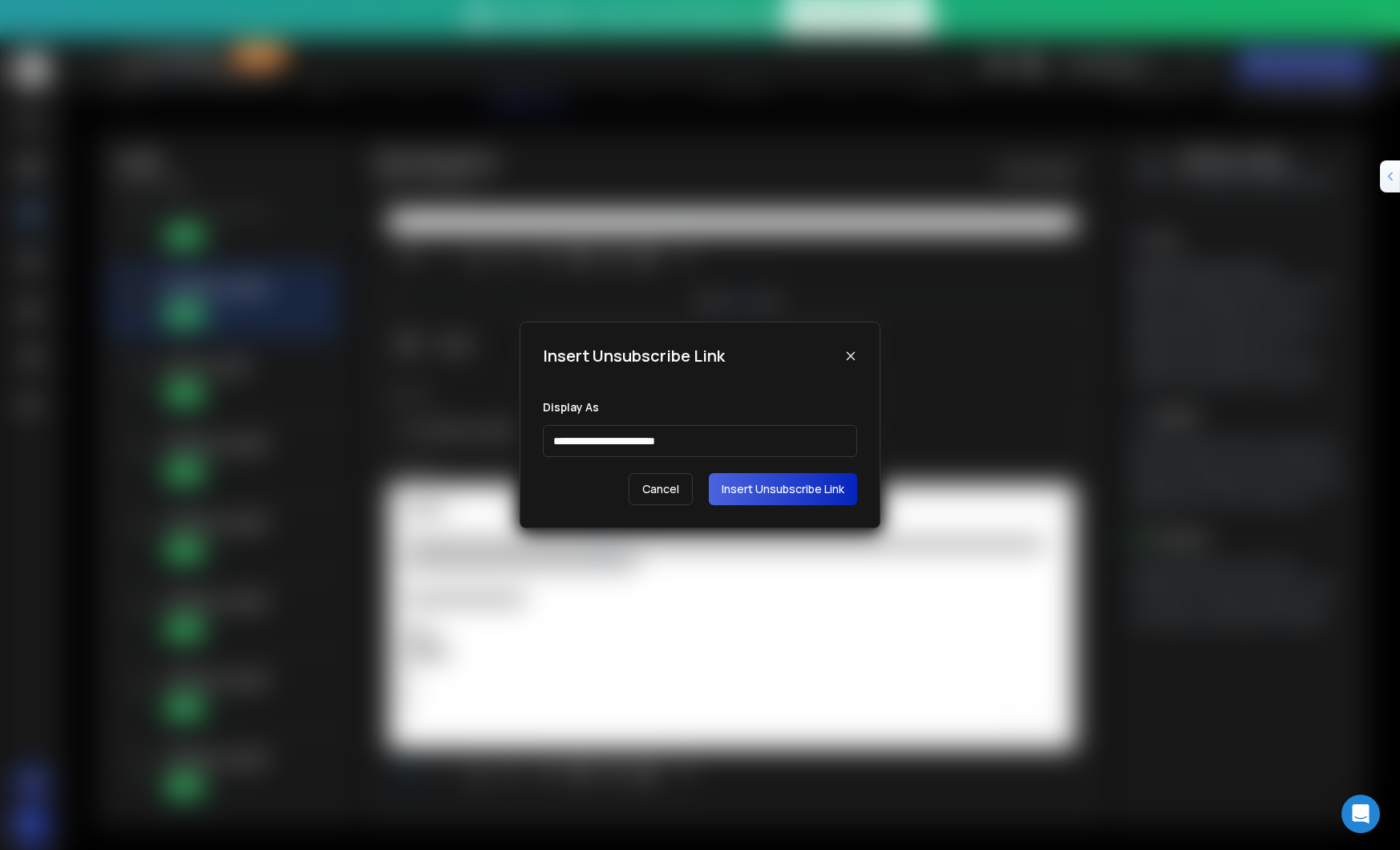
click at [793, 500] on button "Insert Unsubscribe Link" at bounding box center [783, 490] width 148 height 32
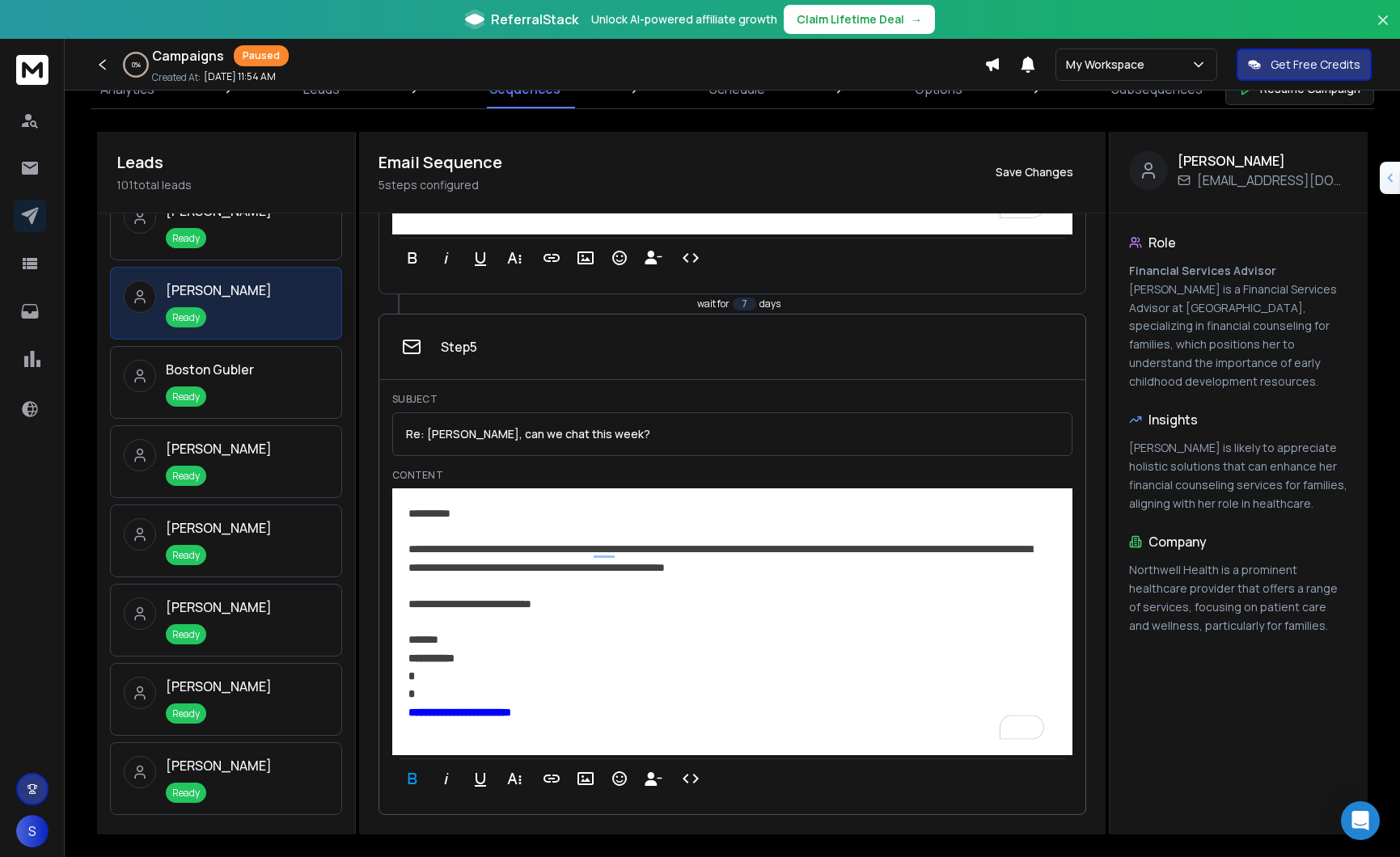
click at [581, 685] on div "*" at bounding box center [732, 694] width 648 height 18
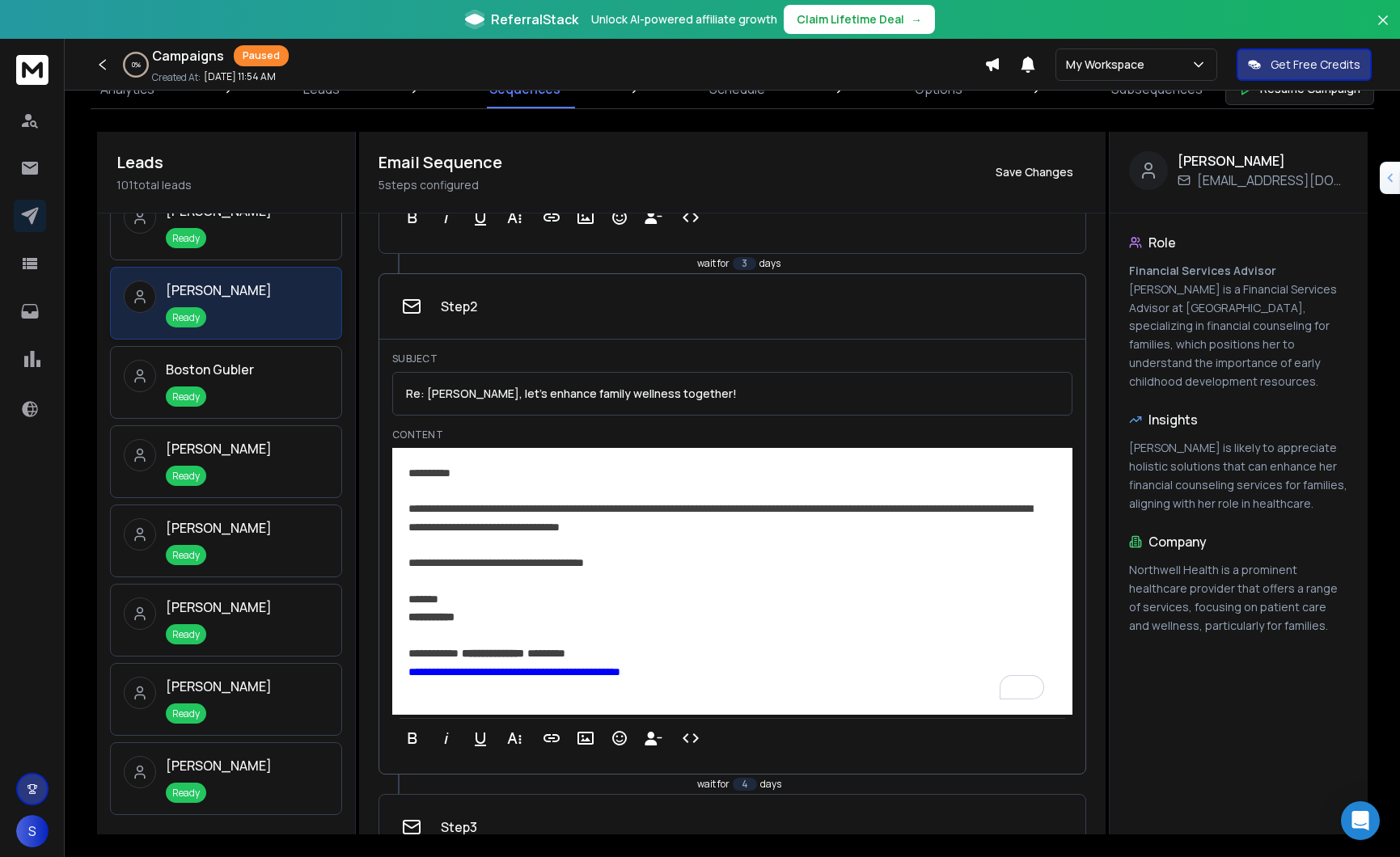
scroll to position [707, 0]
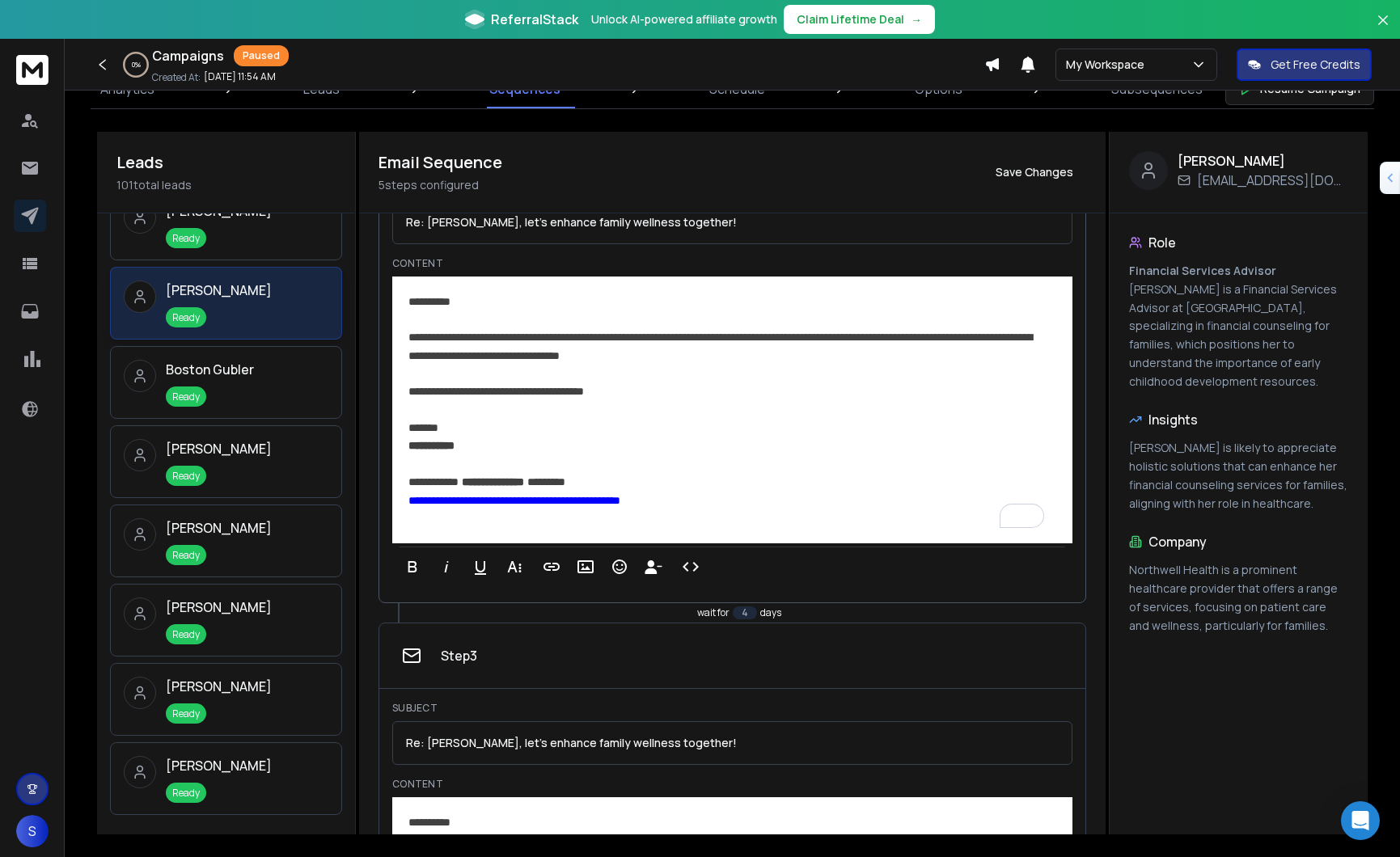
click at [670, 515] on div "To enrich screen reader interactions, please activate Accessibility in Grammarl…" at bounding box center [732, 519] width 648 height 18
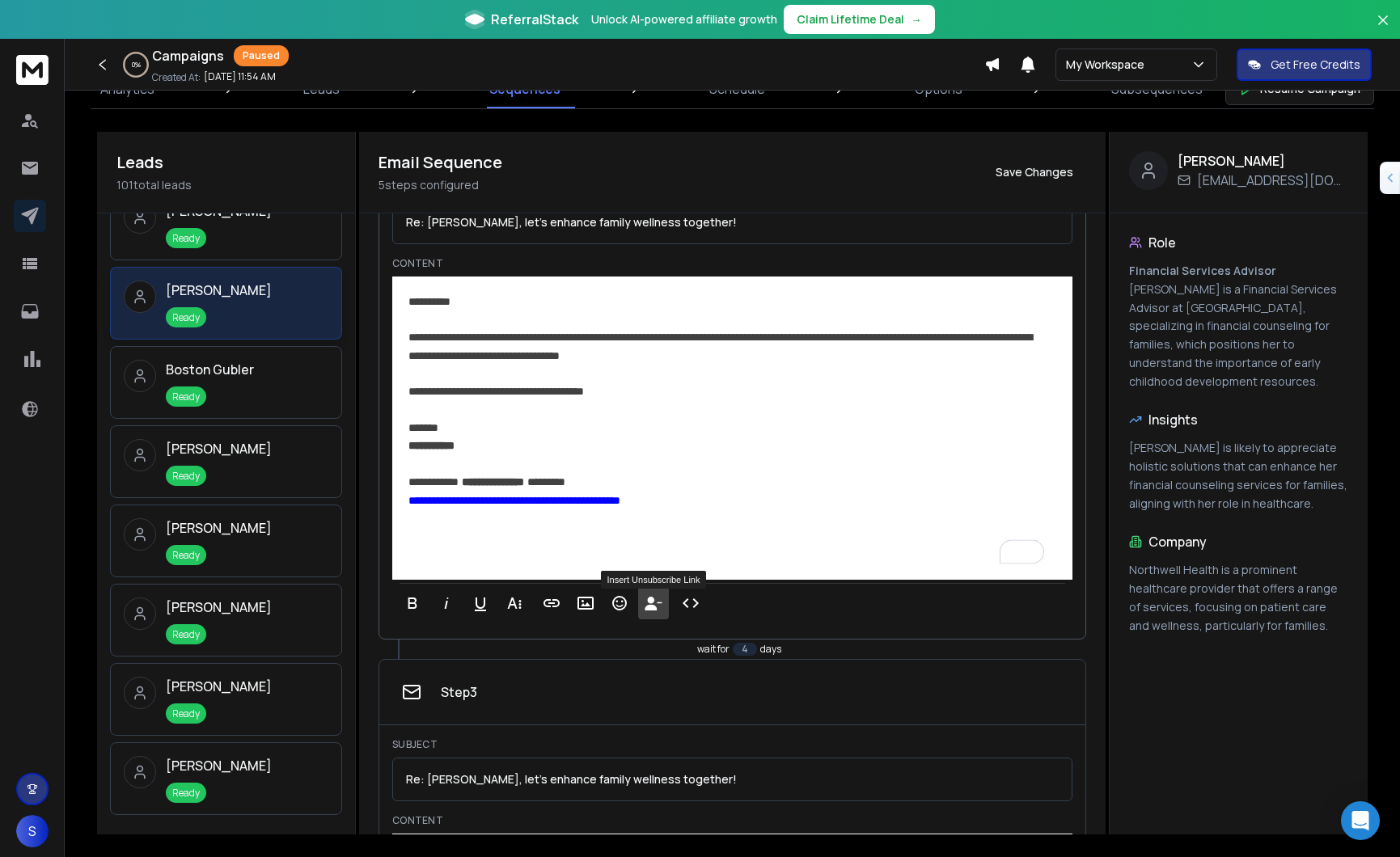
click at [655, 603] on icon "button" at bounding box center [654, 604] width 19 height 14
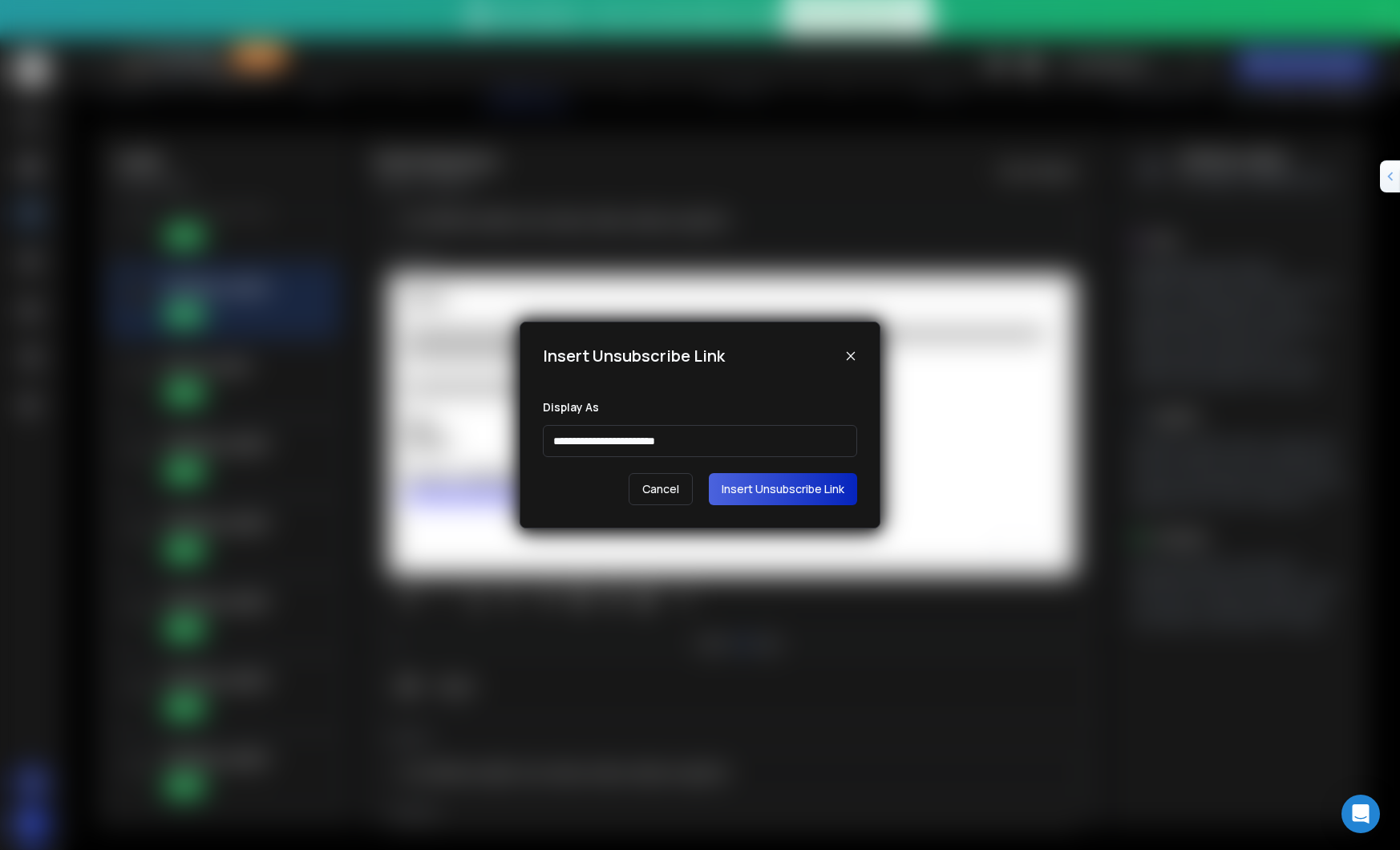
click at [750, 496] on button "Insert Unsubscribe Link" at bounding box center [783, 490] width 148 height 32
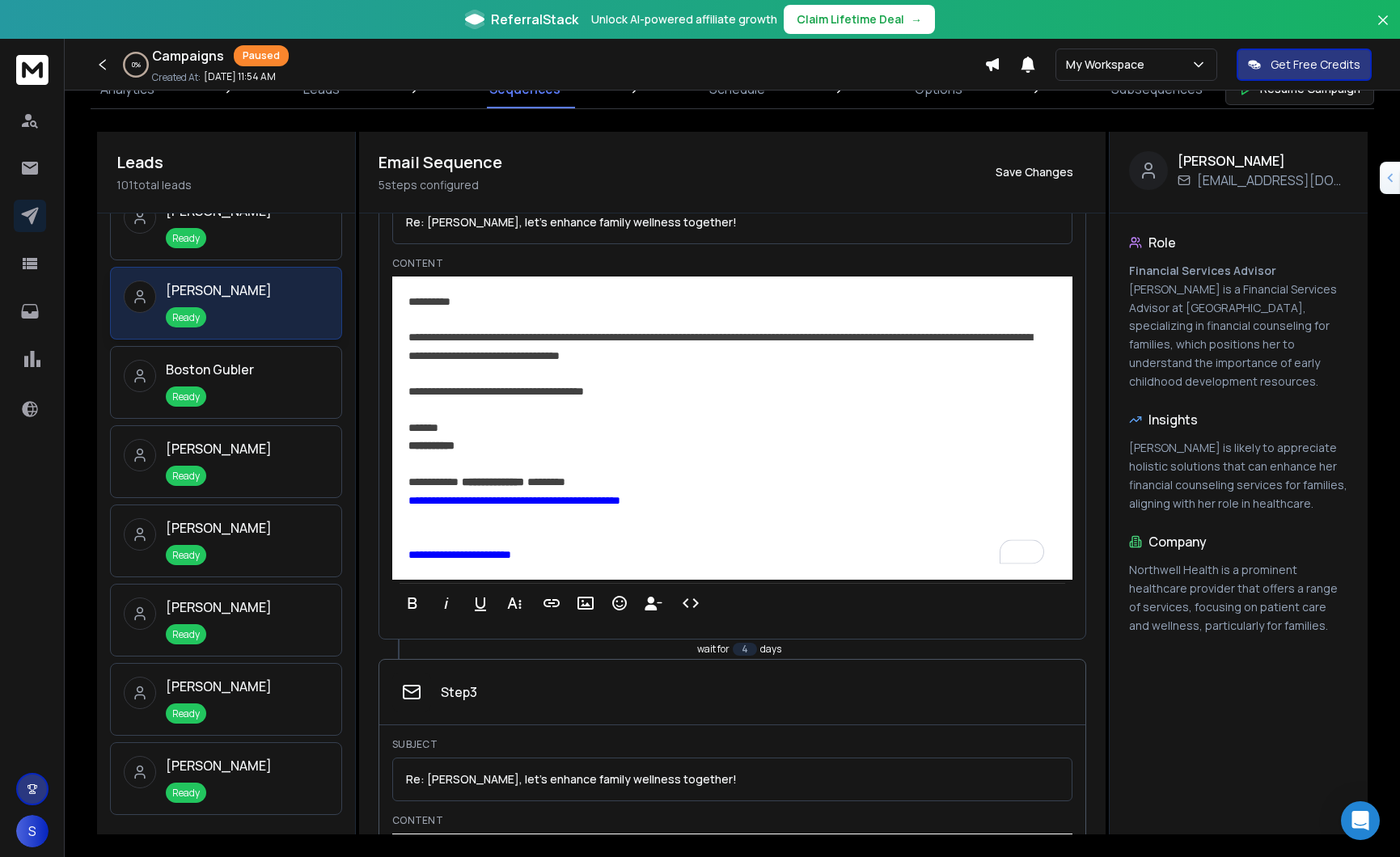
scroll to position [897, 0]
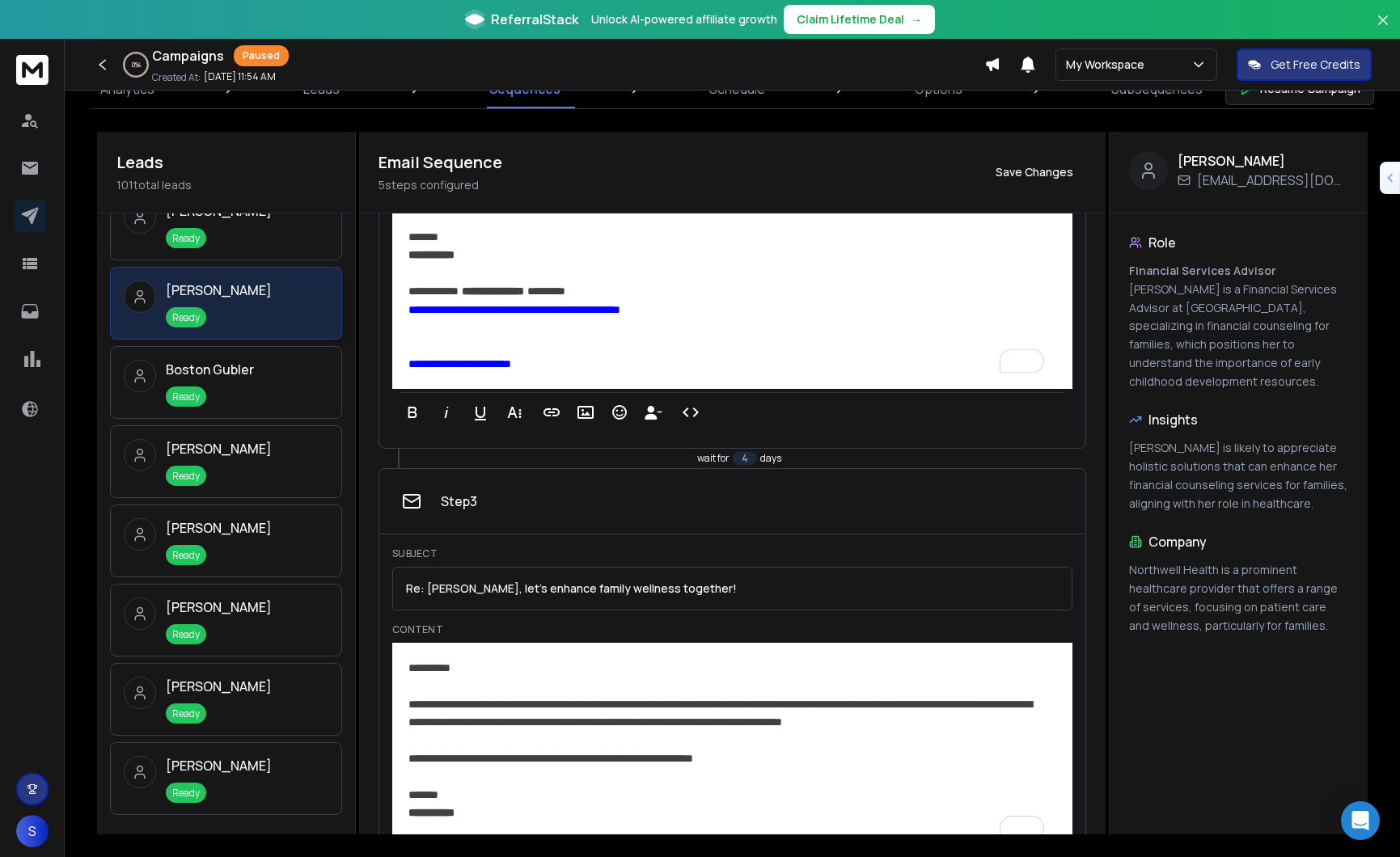
click at [568, 332] on div "To enrich screen reader interactions, please activate Accessibility in Grammarl…" at bounding box center [732, 328] width 648 height 18
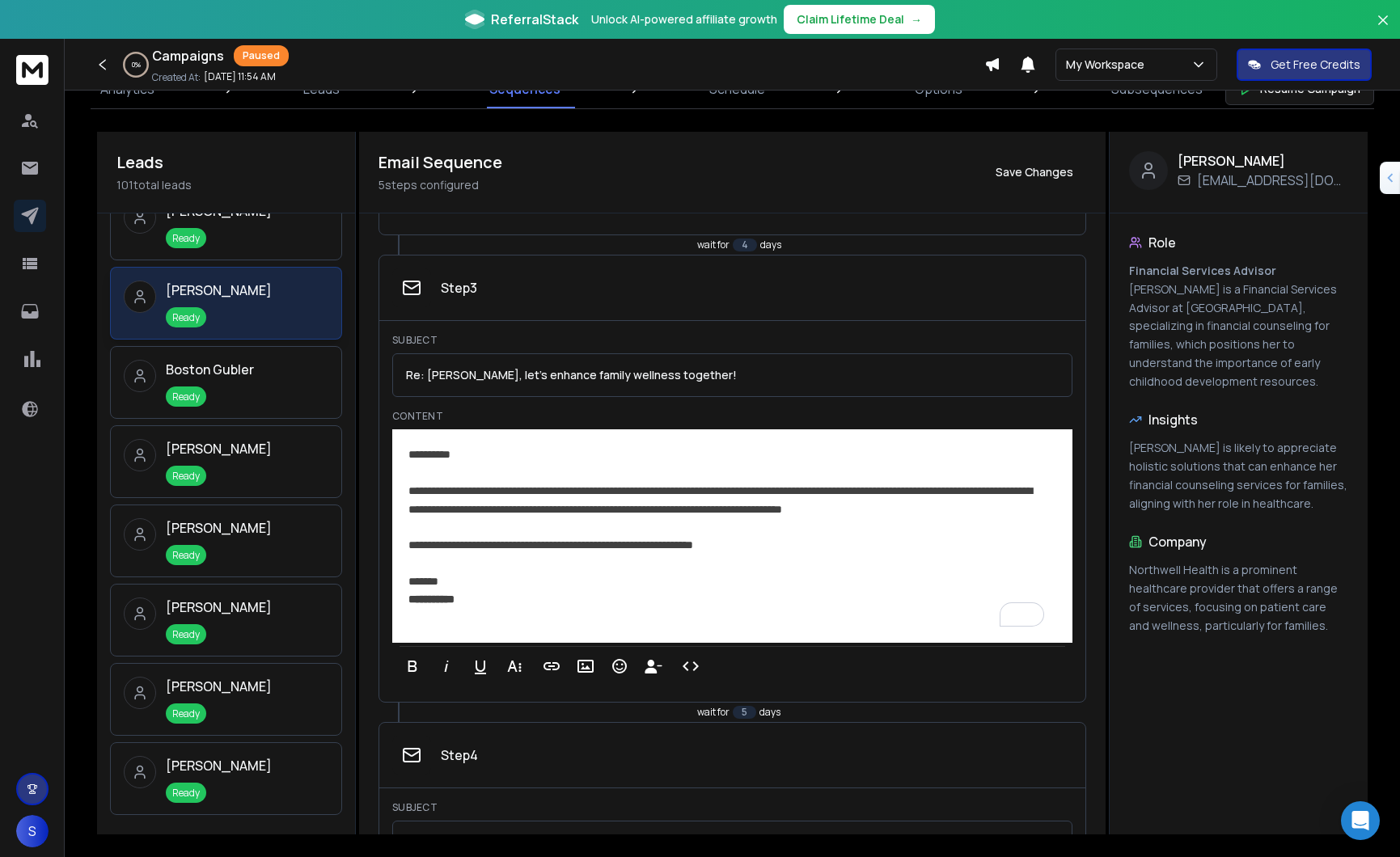
scroll to position [1139, 0]
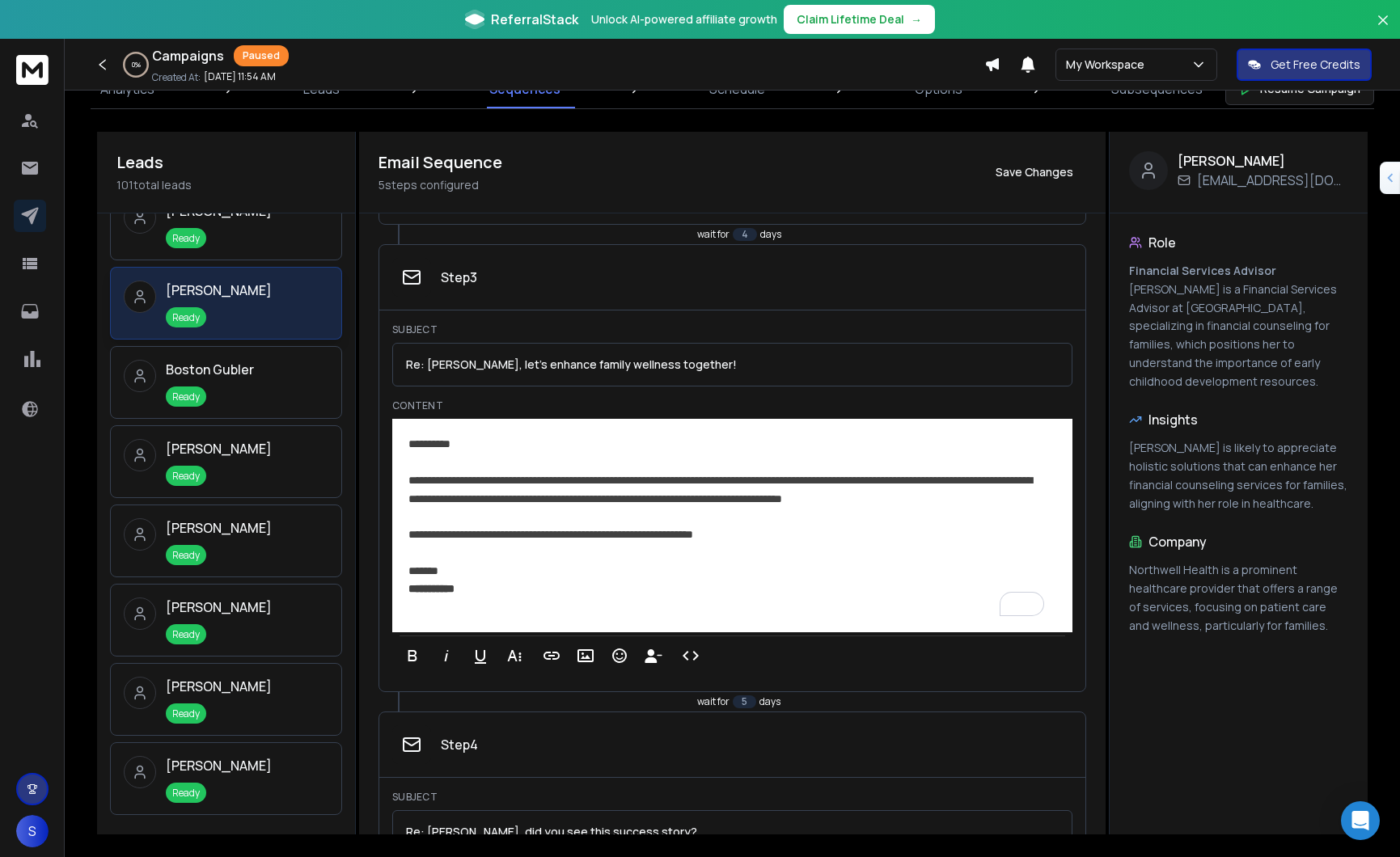
click at [499, 609] on div "To enrich screen reader interactions, please activate Accessibility in Grammarl…" at bounding box center [732, 608] width 648 height 18
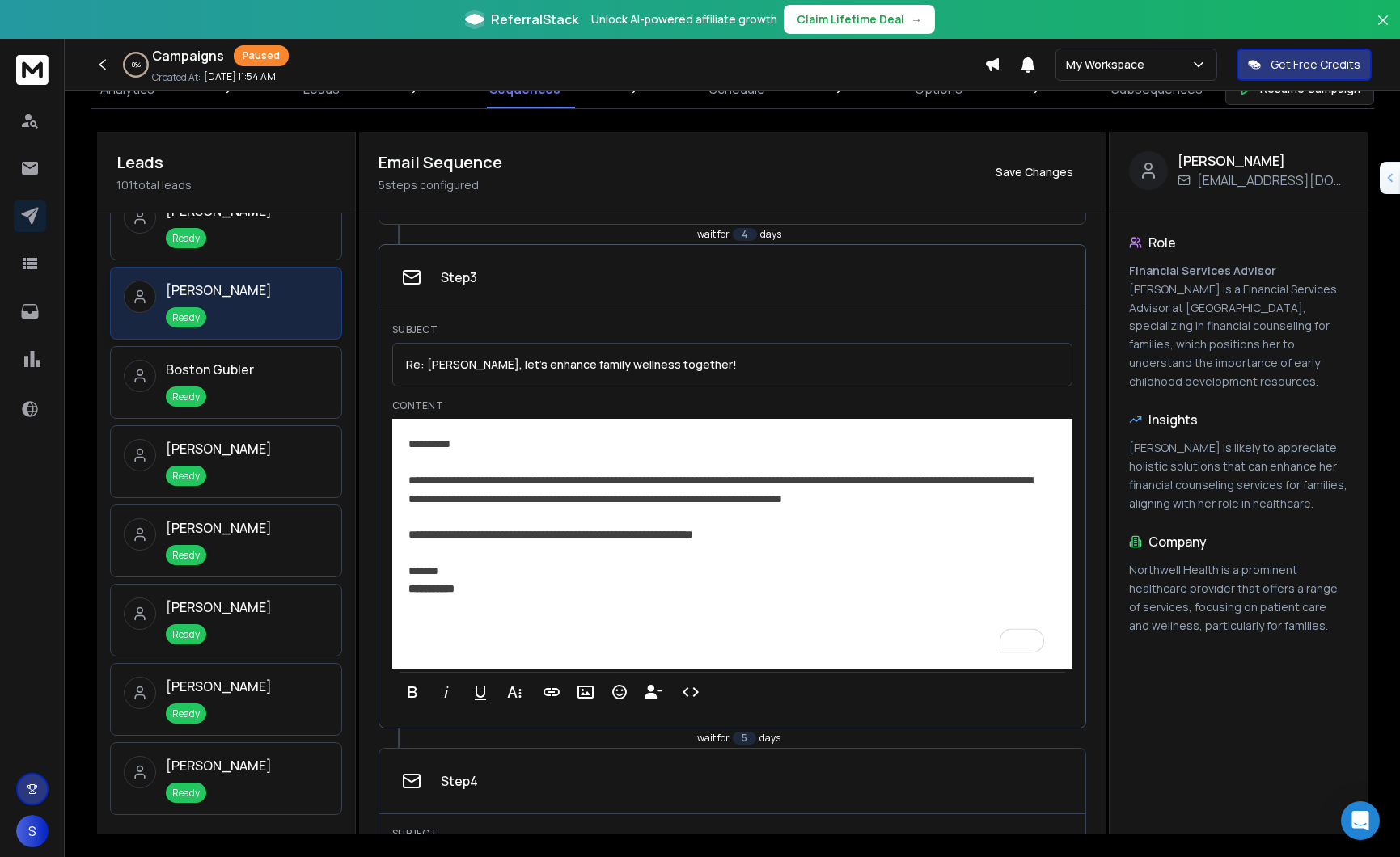
click at [671, 691] on div "Clear Formatting Font Family Arial [US_STATE] Impact Tahoma Times New Roman Ver…" at bounding box center [732, 692] width 681 height 46
click at [660, 695] on icon "button" at bounding box center [654, 692] width 19 height 14
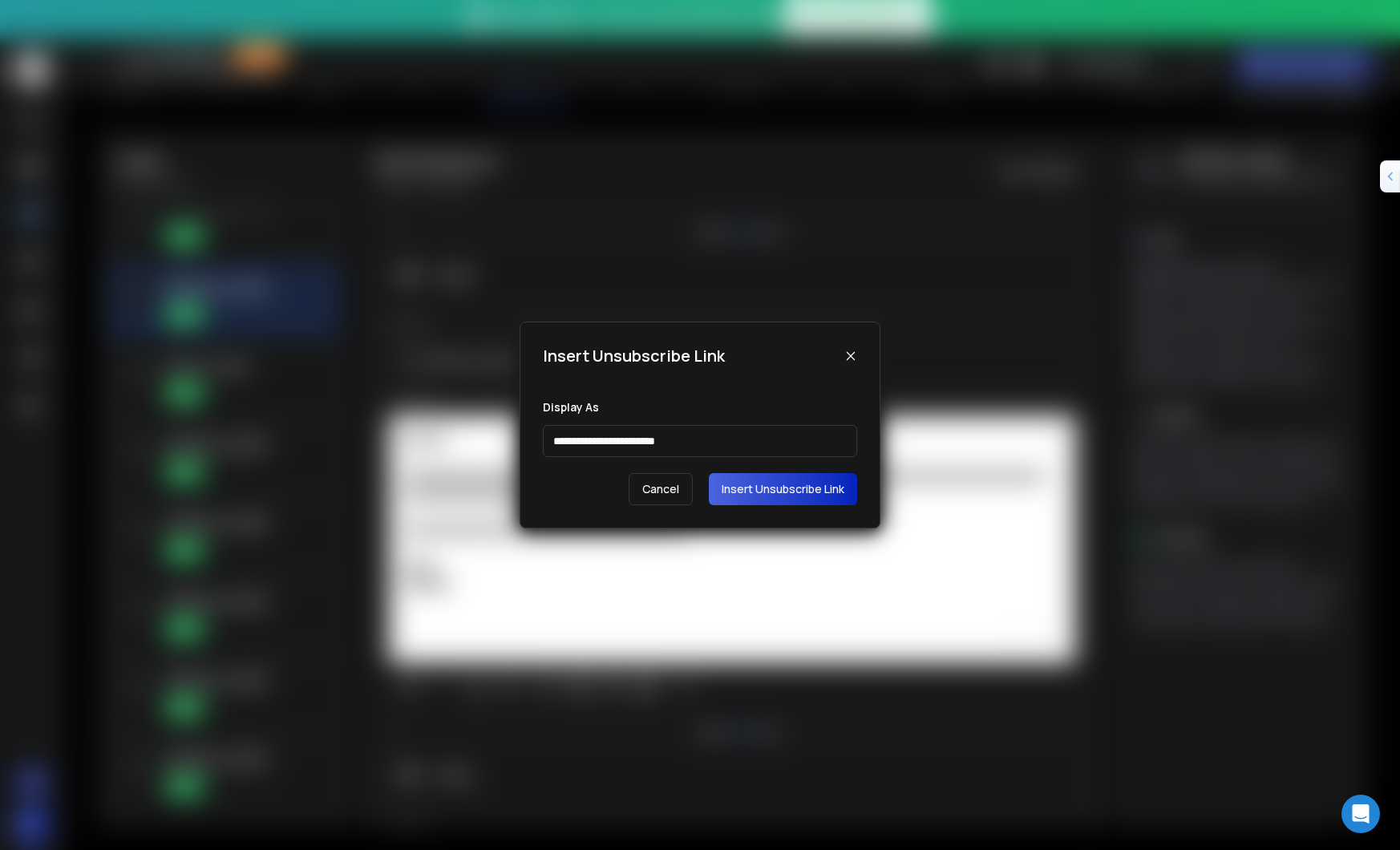
click at [787, 486] on button "Insert Unsubscribe Link" at bounding box center [783, 490] width 148 height 32
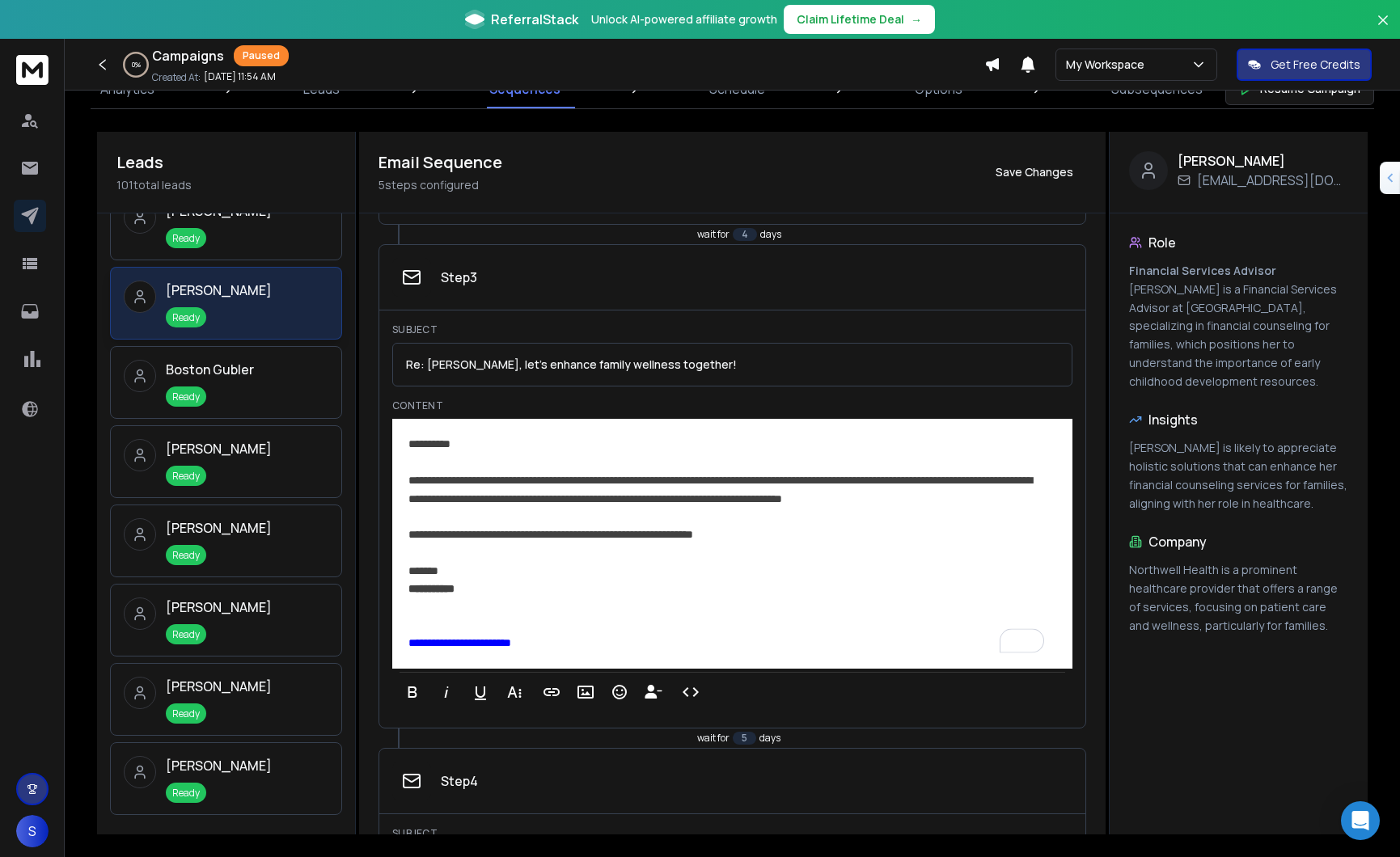
click at [506, 605] on div "To enrich screen reader interactions, please activate Accessibility in Grammarl…" at bounding box center [732, 608] width 648 height 18
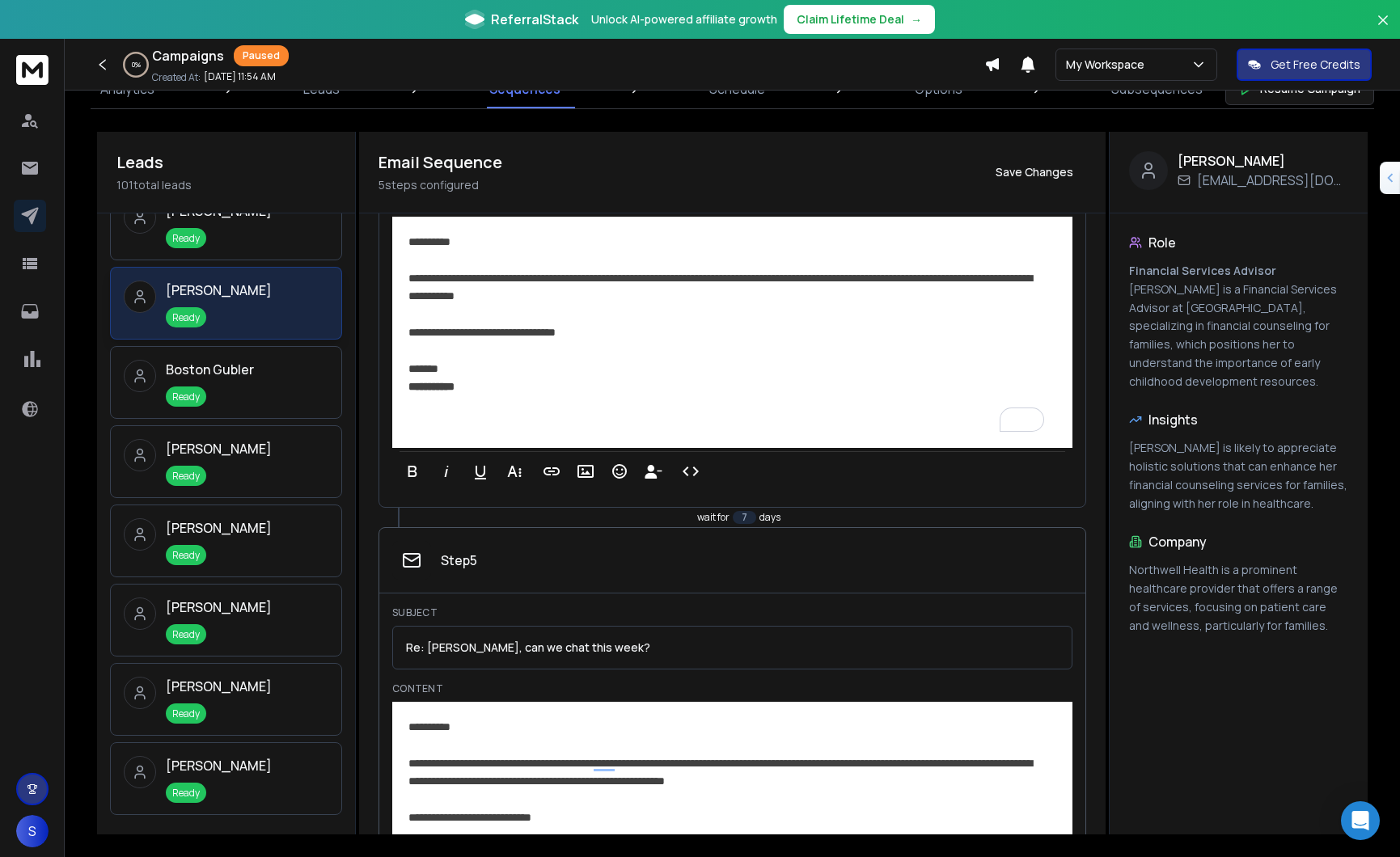
scroll to position [1853, 0]
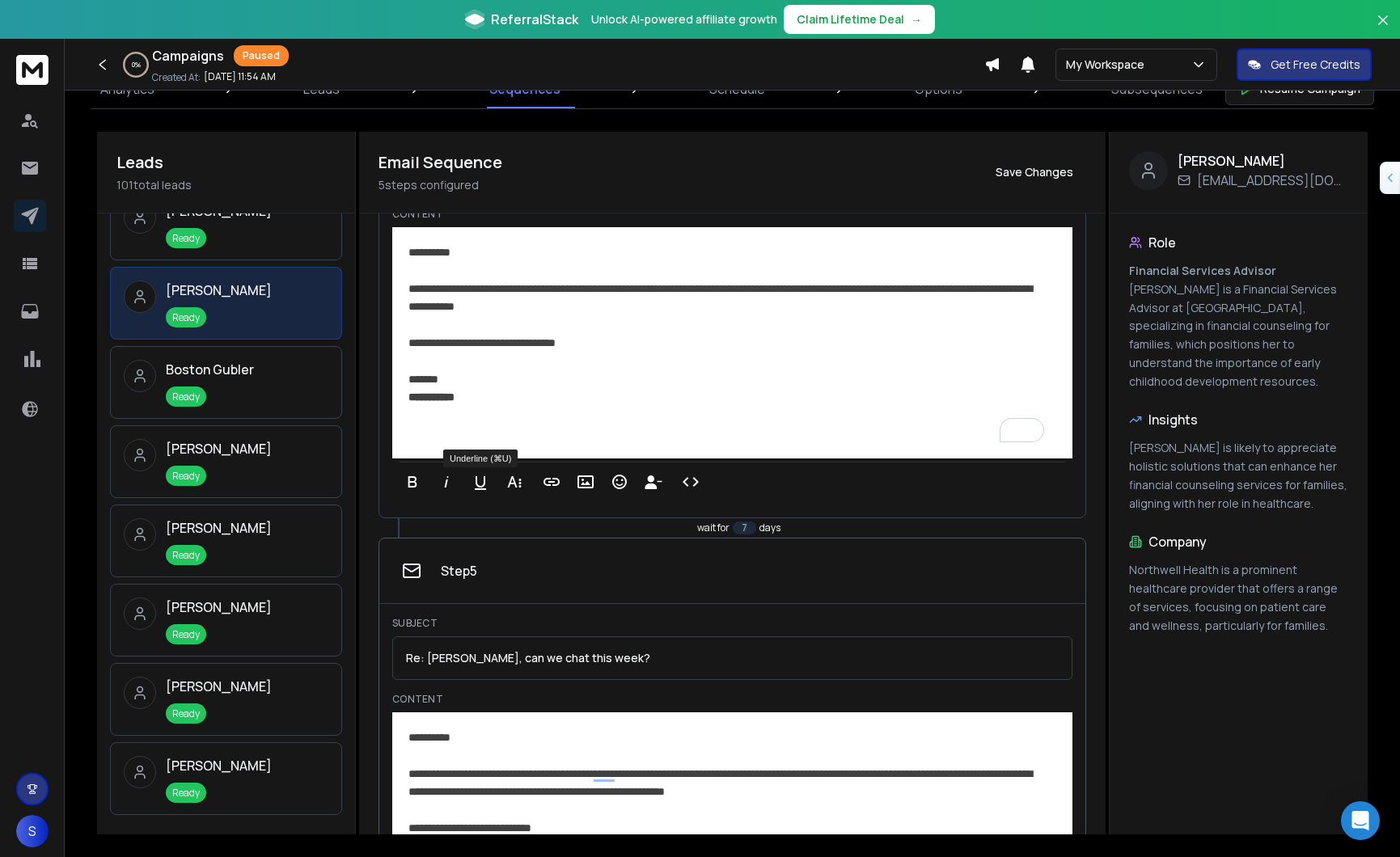
click at [481, 454] on div "**********" at bounding box center [732, 343] width 681 height 231
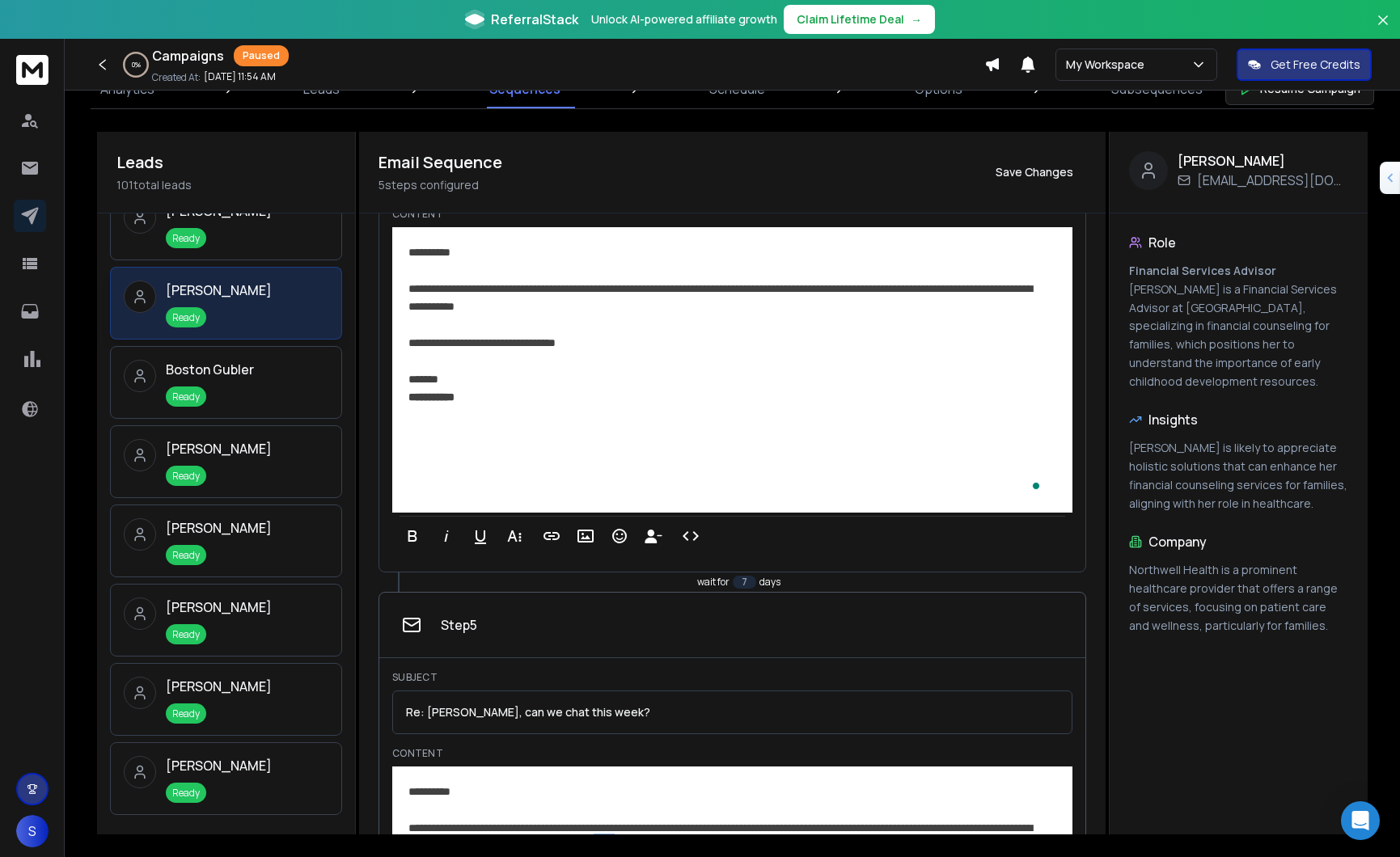
scroll to position [1832, 0]
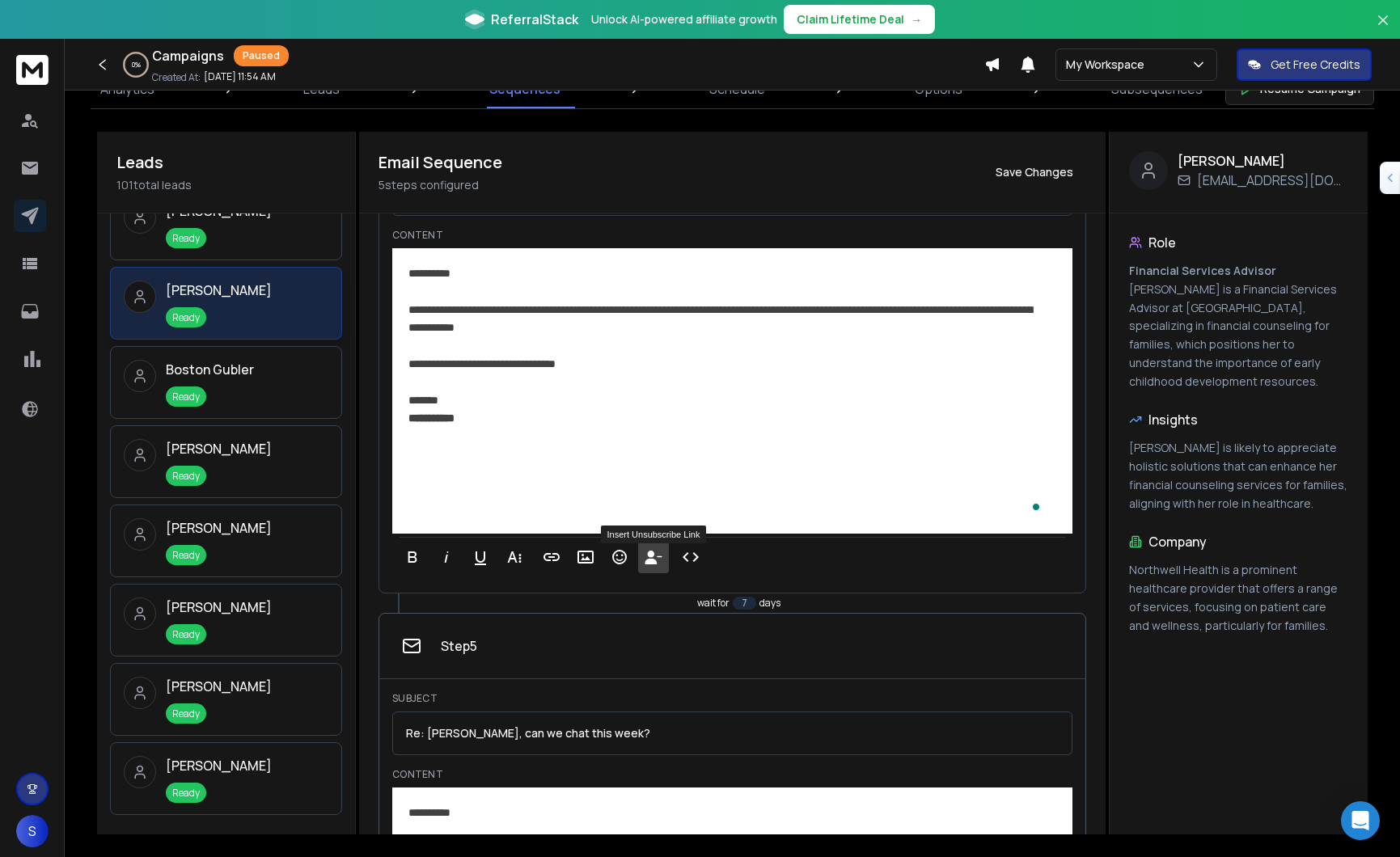
click at [655, 559] on icon "button" at bounding box center [654, 558] width 19 height 14
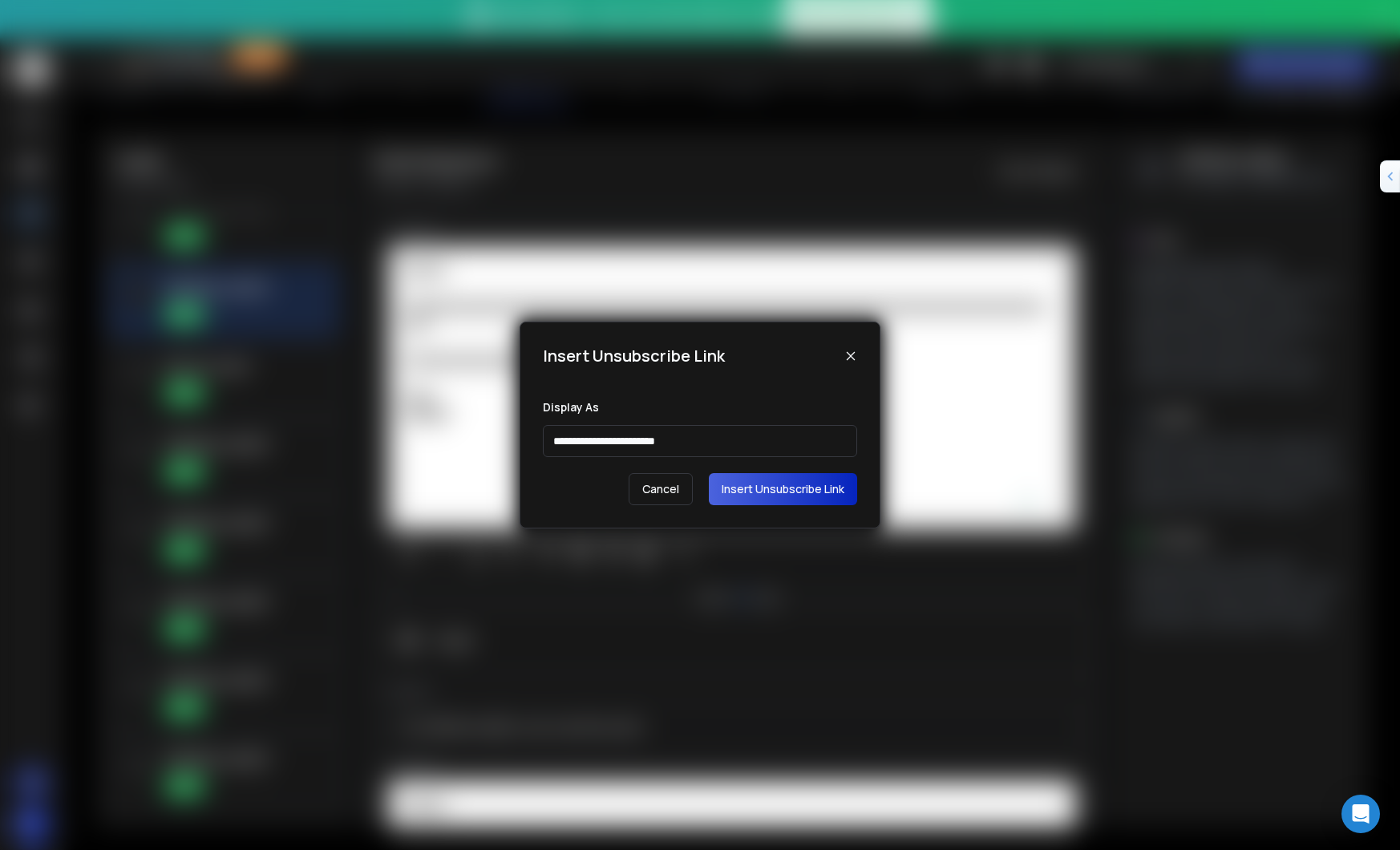
click at [758, 487] on button "Insert Unsubscribe Link" at bounding box center [783, 490] width 148 height 32
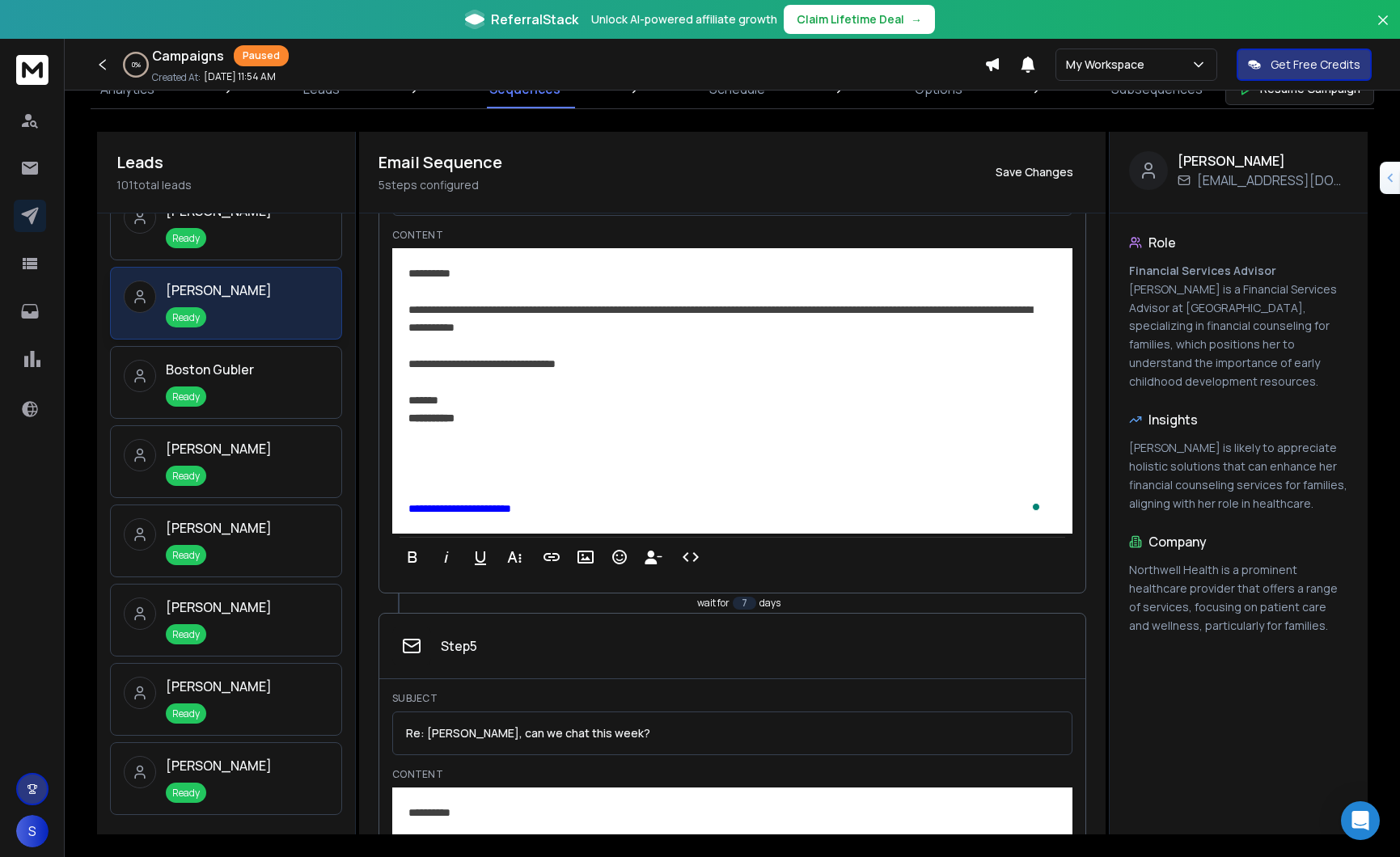
click at [545, 486] on div "To enrich screen reader interactions, please activate Accessibility in Grammarl…" at bounding box center [732, 491] width 648 height 18
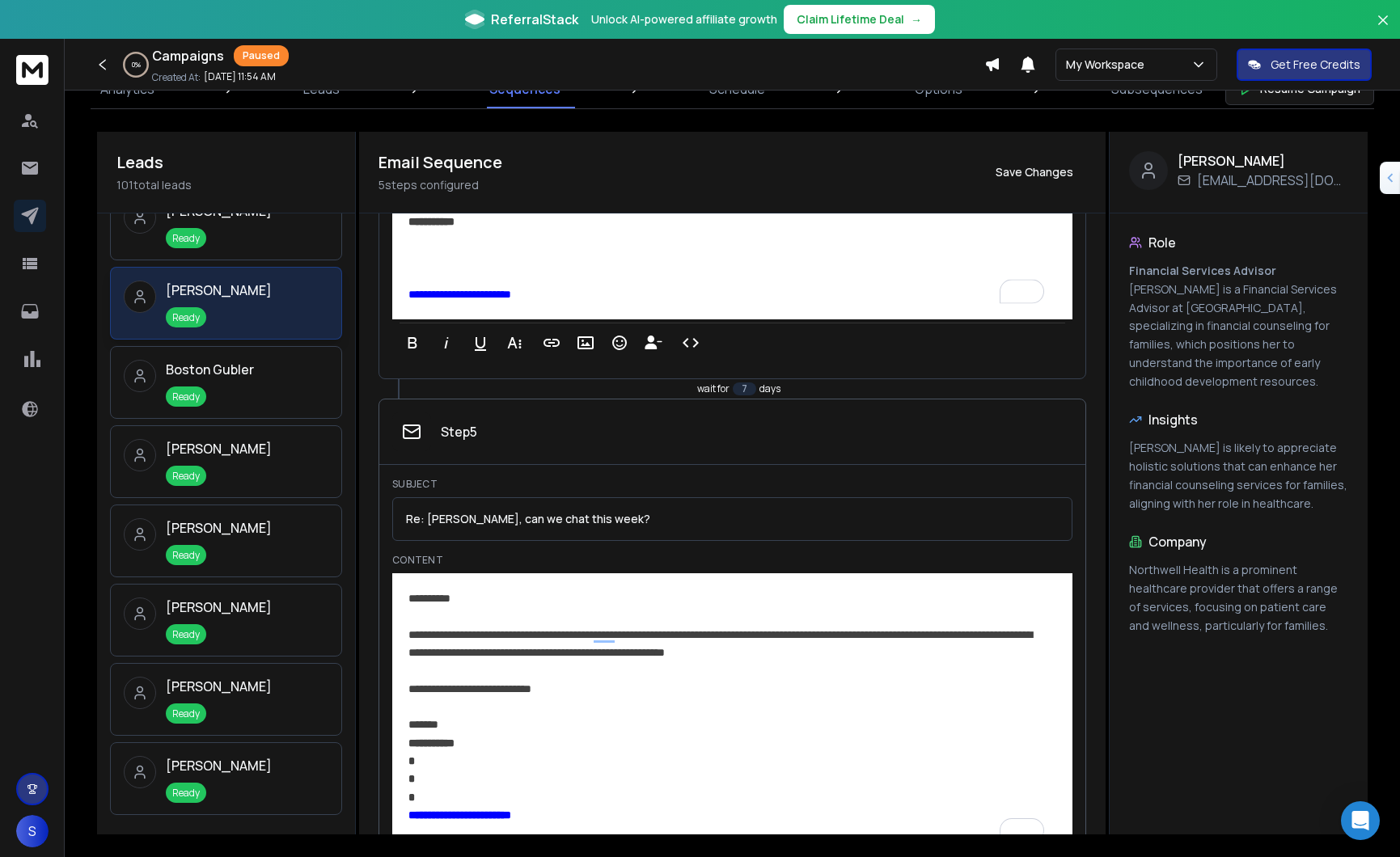
scroll to position [2134, 0]
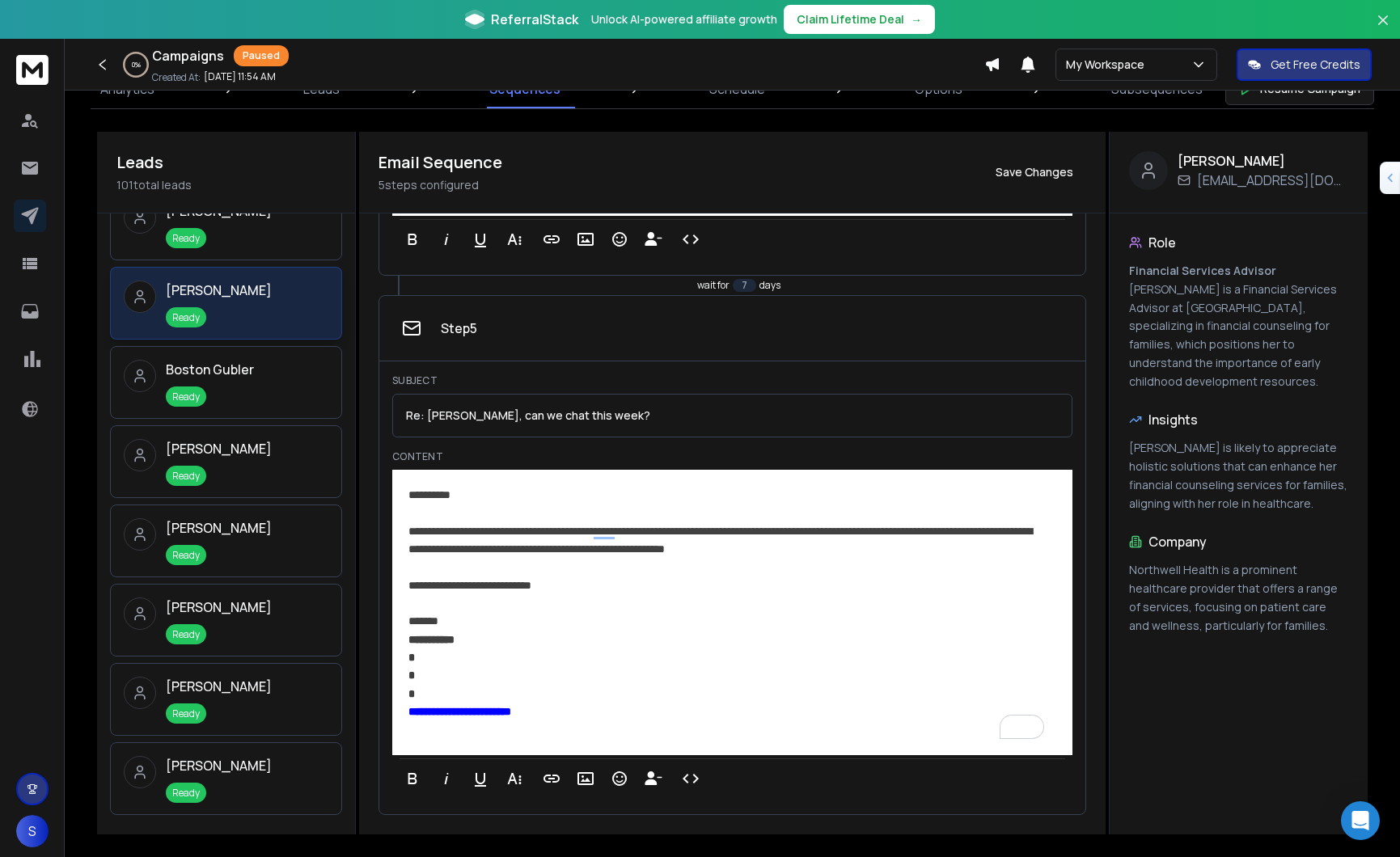
click at [505, 682] on div "*" at bounding box center [732, 676] width 648 height 18
click at [252, 366] on div "Boston Gubler" at bounding box center [247, 370] width 163 height 19
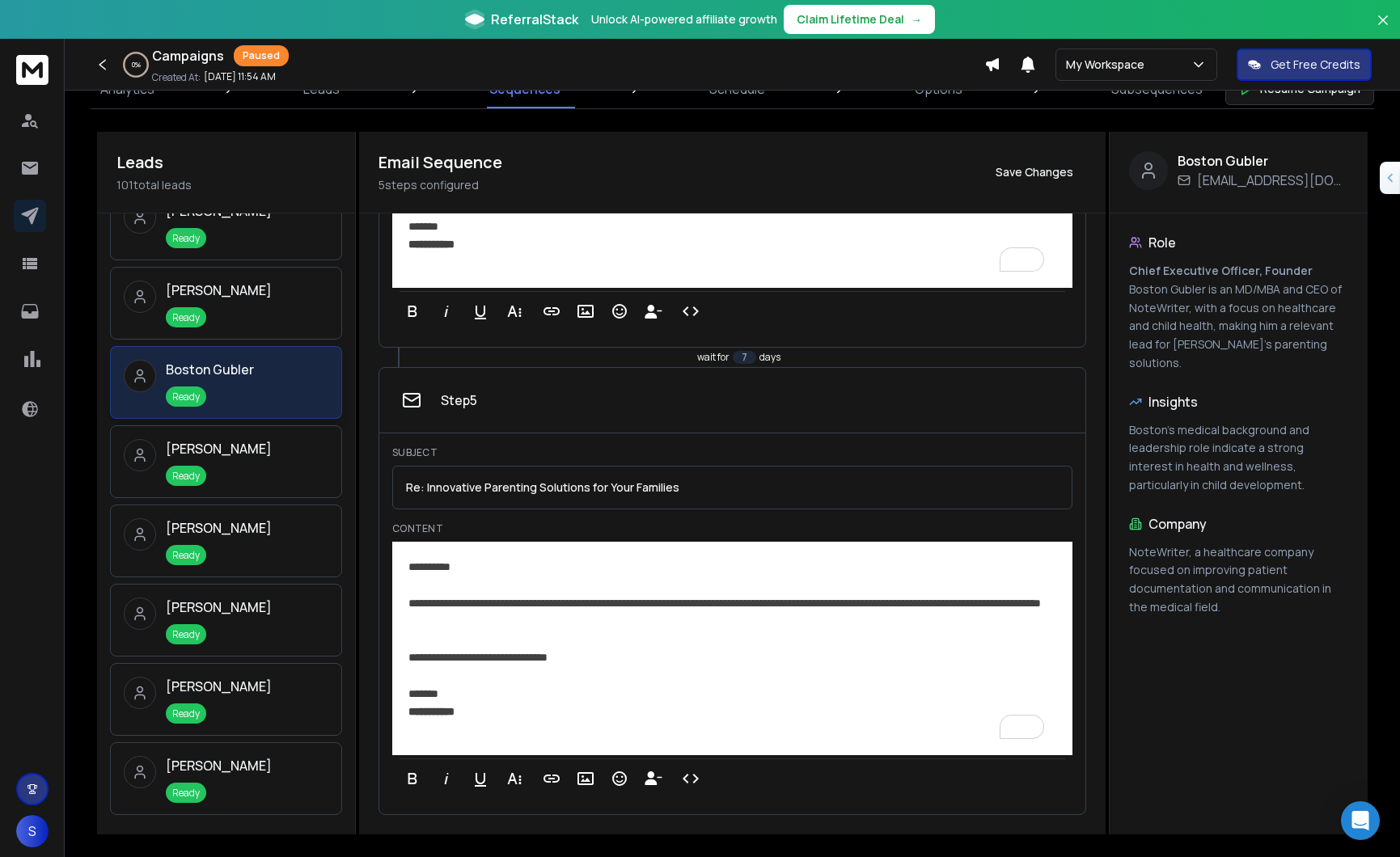
scroll to position [627, 0]
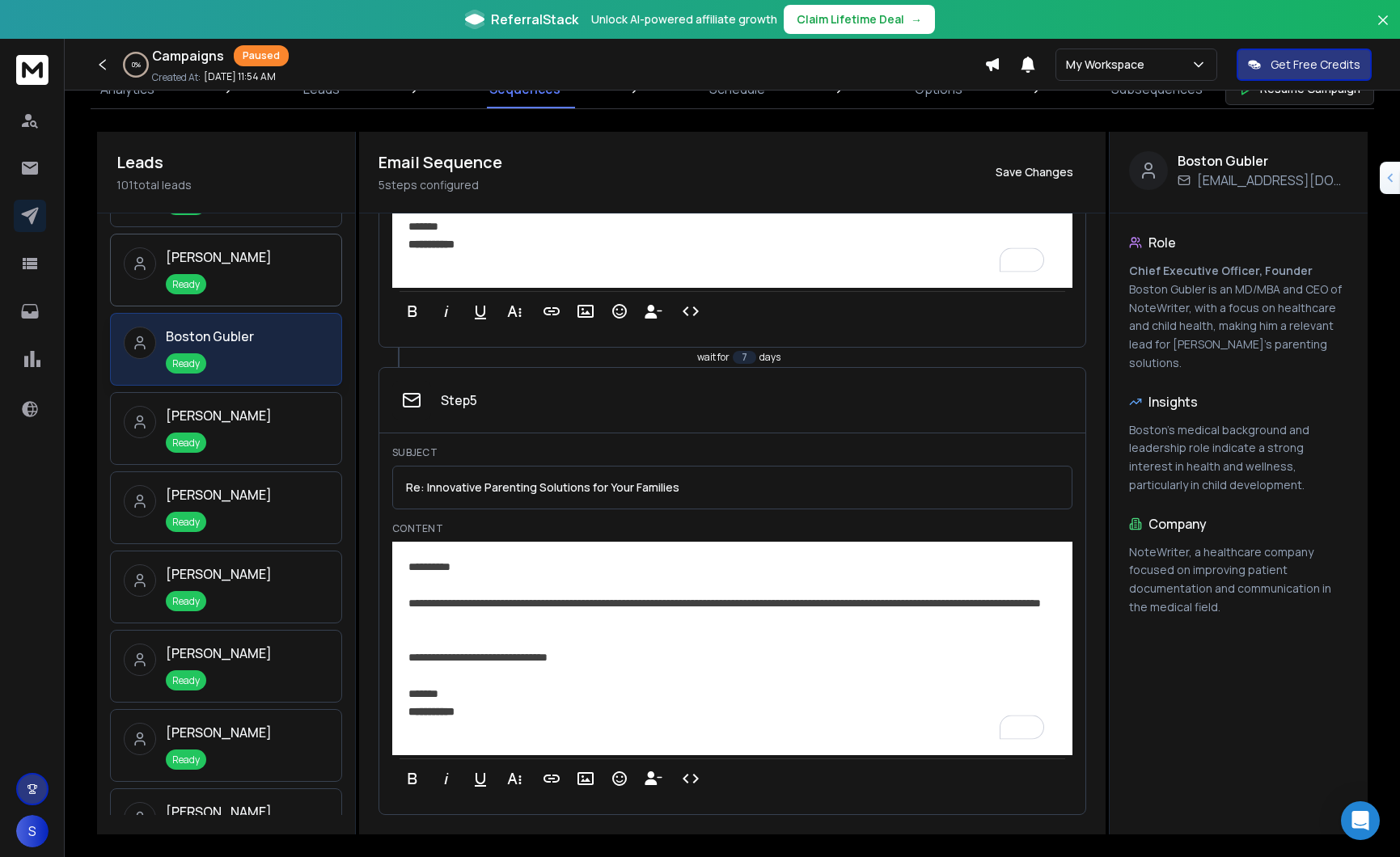
click at [223, 241] on div "Ashley Juliano Ready" at bounding box center [226, 270] width 232 height 73
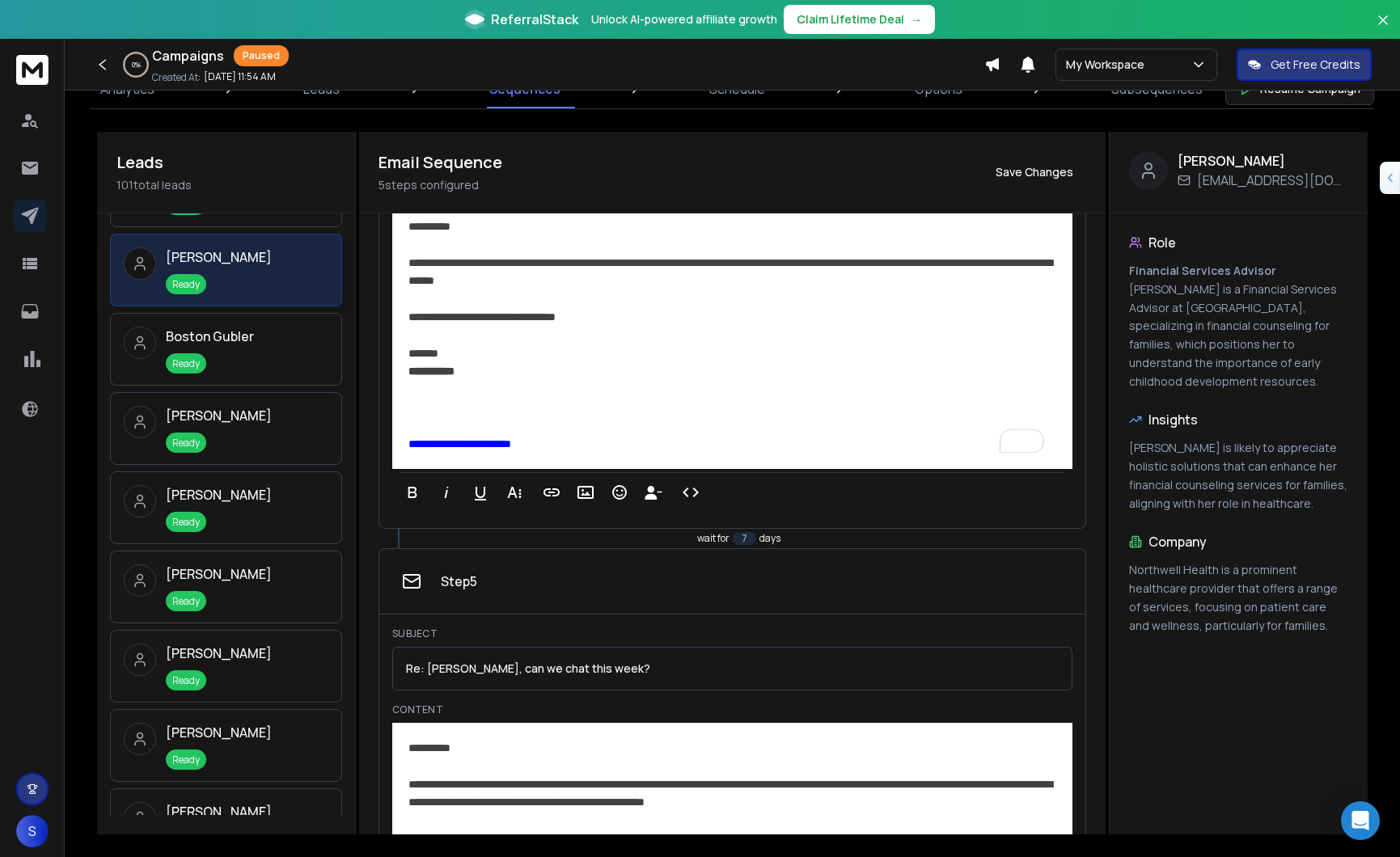
scroll to position [2134, 0]
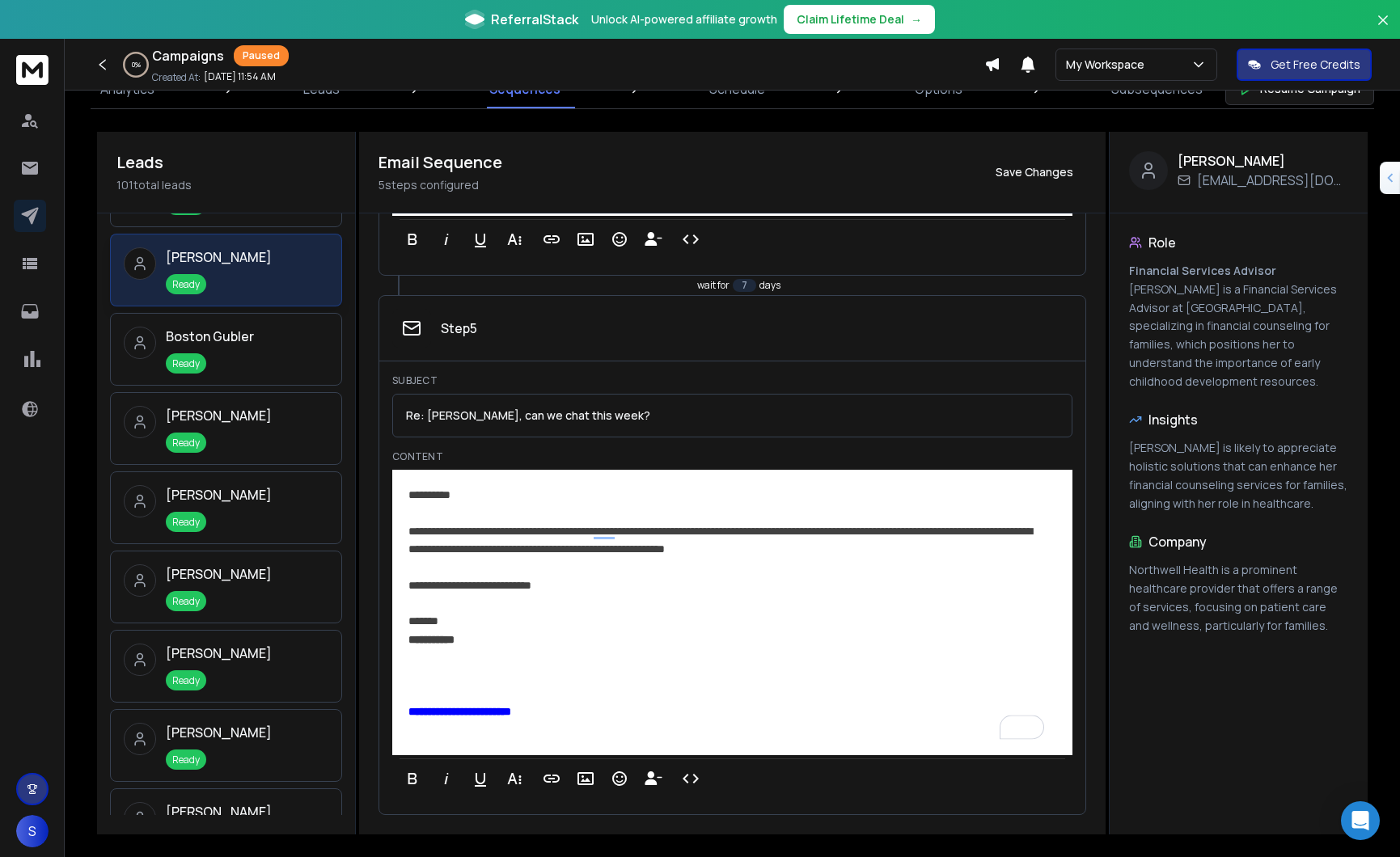
click at [1045, 156] on button "Save Changes" at bounding box center [1034, 172] width 104 height 32
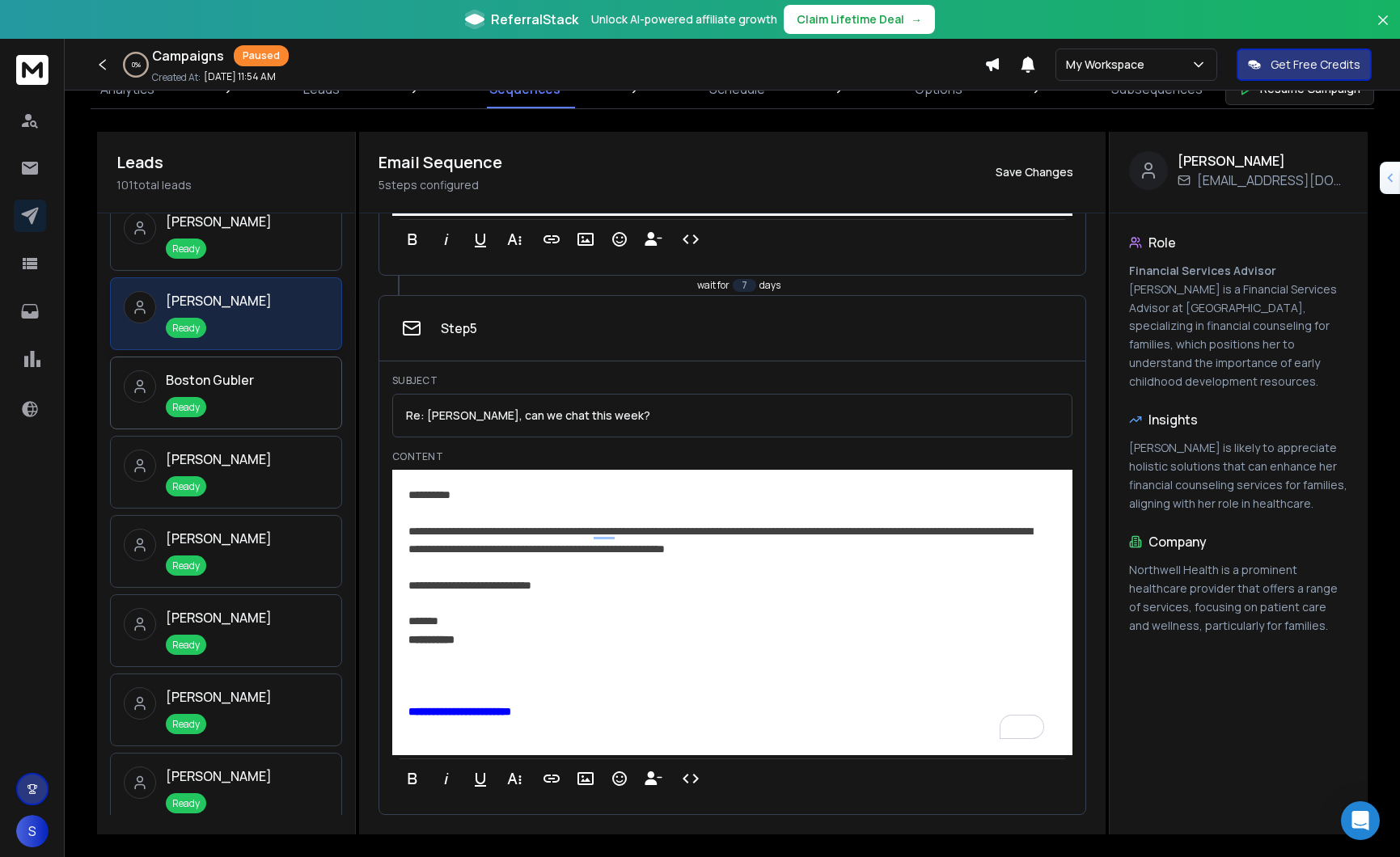
click at [267, 422] on div "Boston Gubler Ready" at bounding box center [226, 393] width 232 height 73
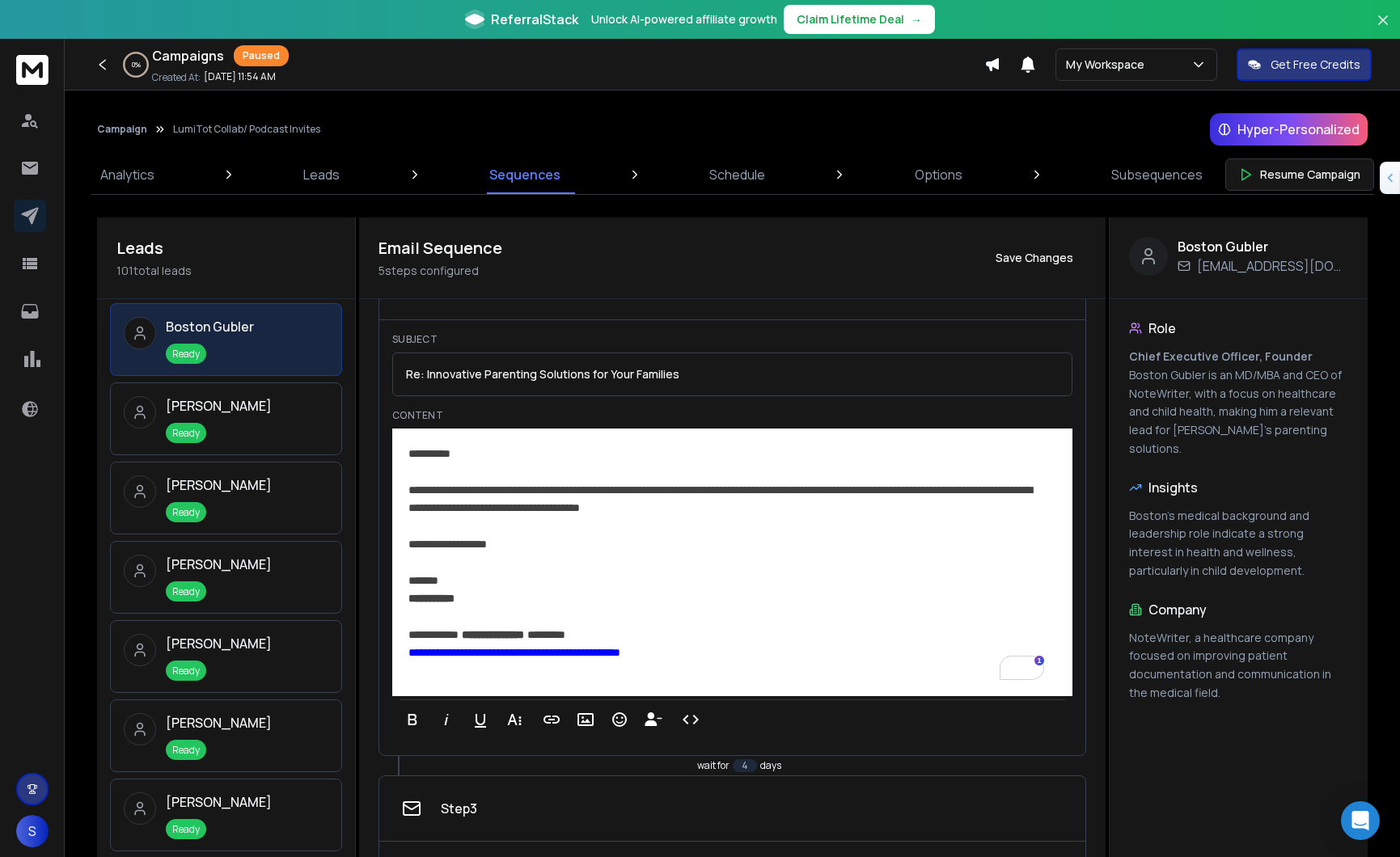
scroll to position [630, 0]
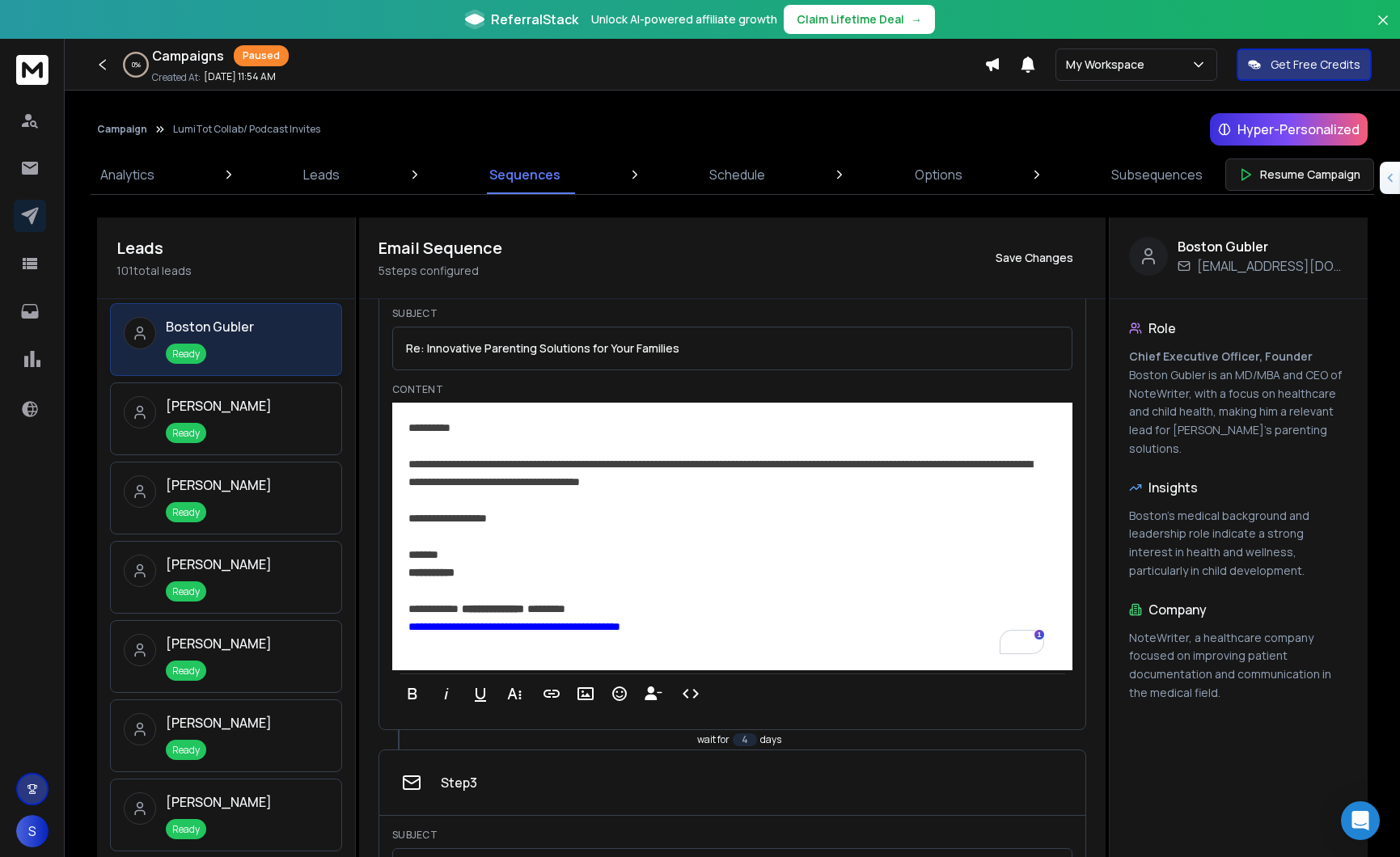
click at [450, 660] on div "**********" at bounding box center [732, 537] width 681 height 268
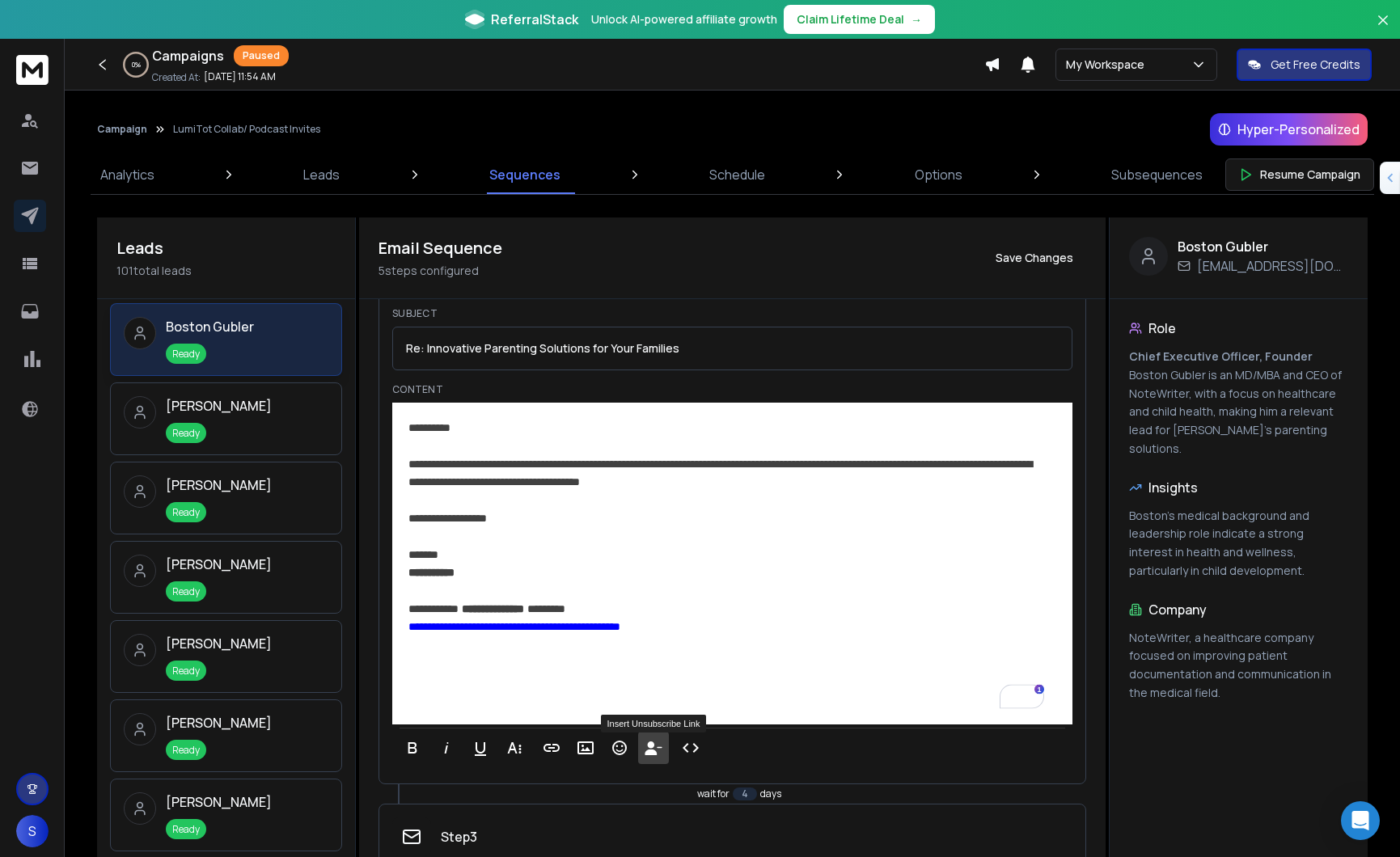
click at [651, 753] on icon "button" at bounding box center [653, 749] width 17 height 14
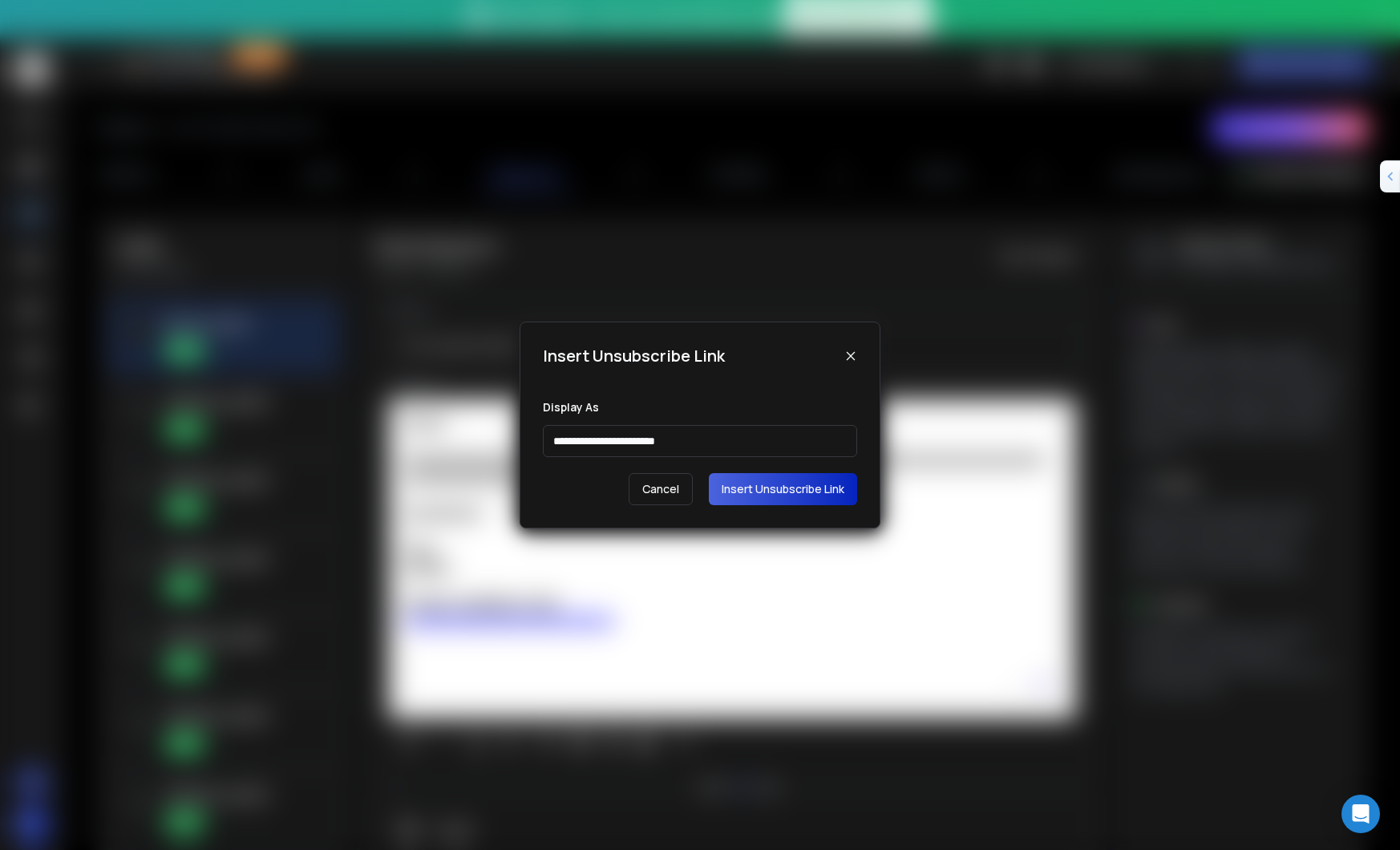
click at [788, 496] on button "Insert Unsubscribe Link" at bounding box center [783, 490] width 148 height 32
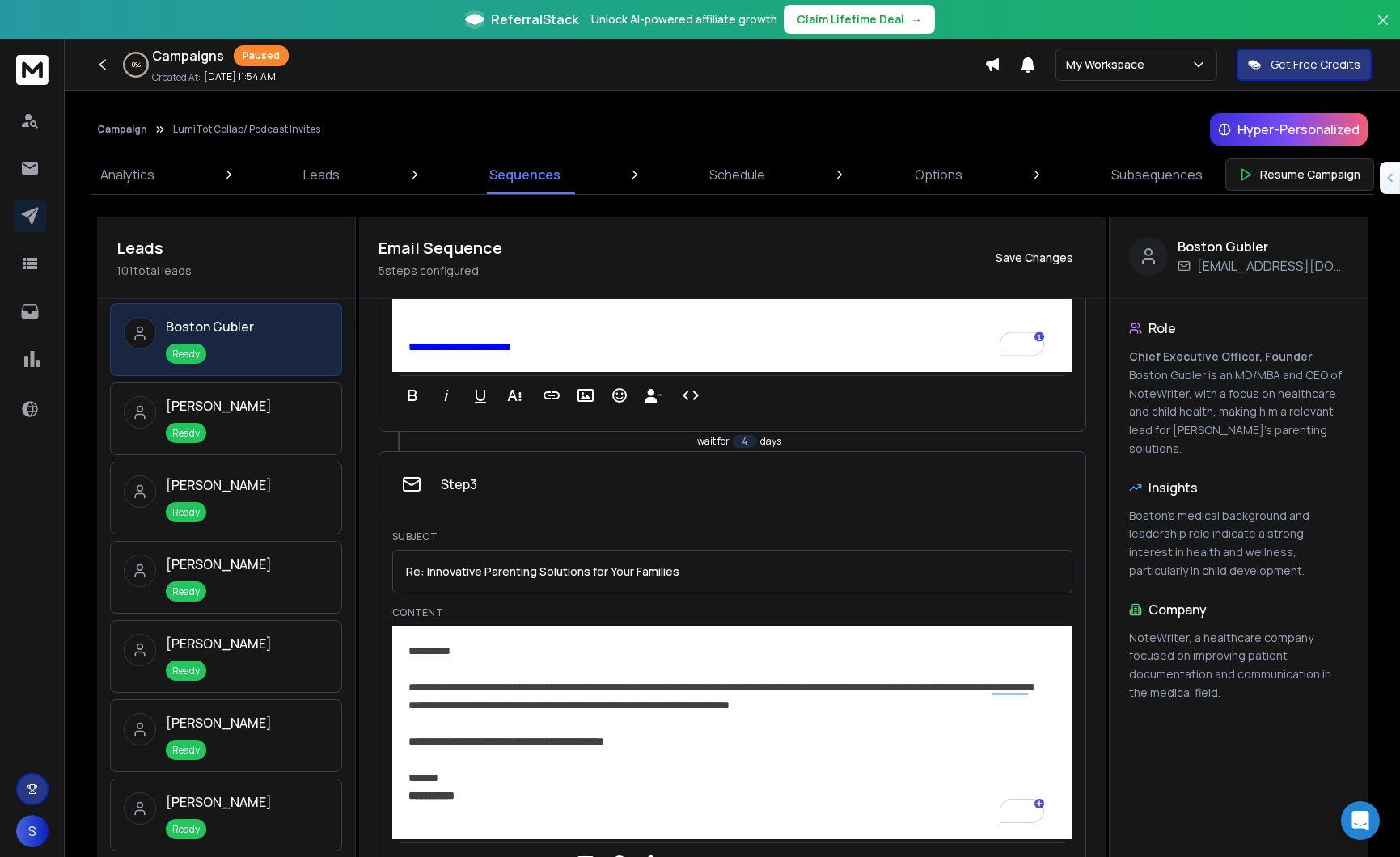
scroll to position [1063, 0]
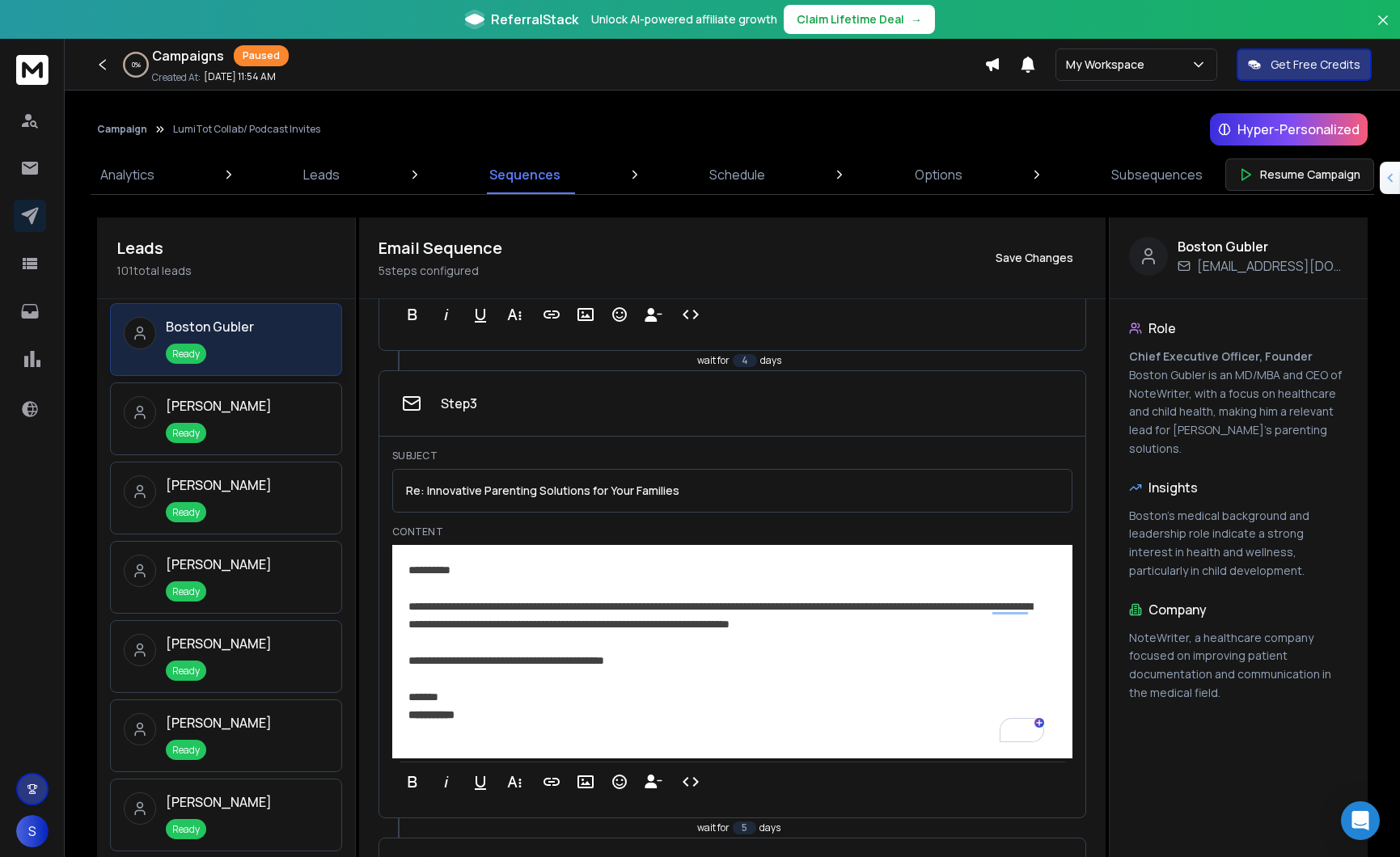
click at [438, 732] on div "To enrich screen reader interactions, please activate Accessibility in Grammarl…" at bounding box center [732, 733] width 648 height 18
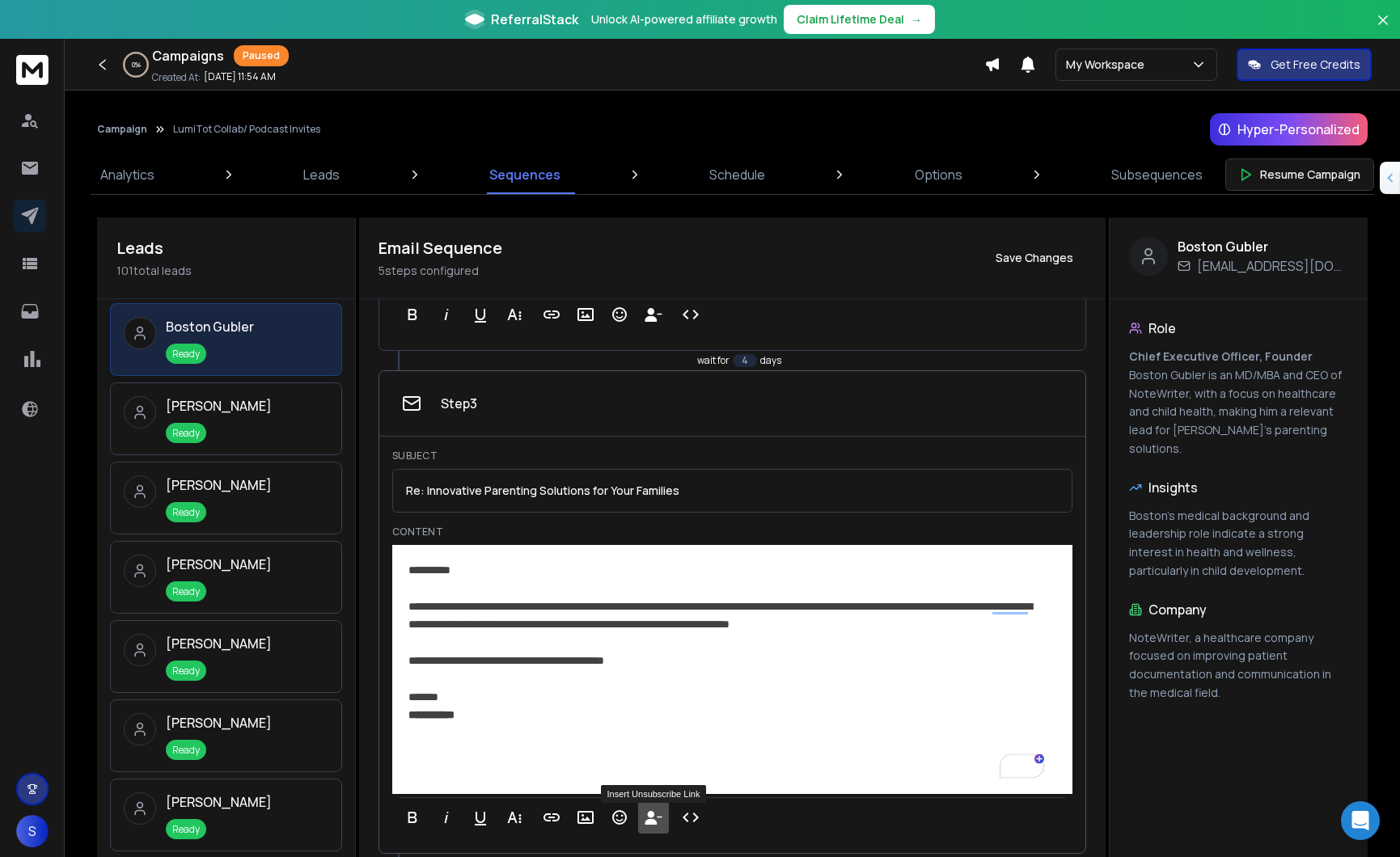
click at [651, 811] on button "Insert Unsubscribe Link" at bounding box center [654, 818] width 31 height 32
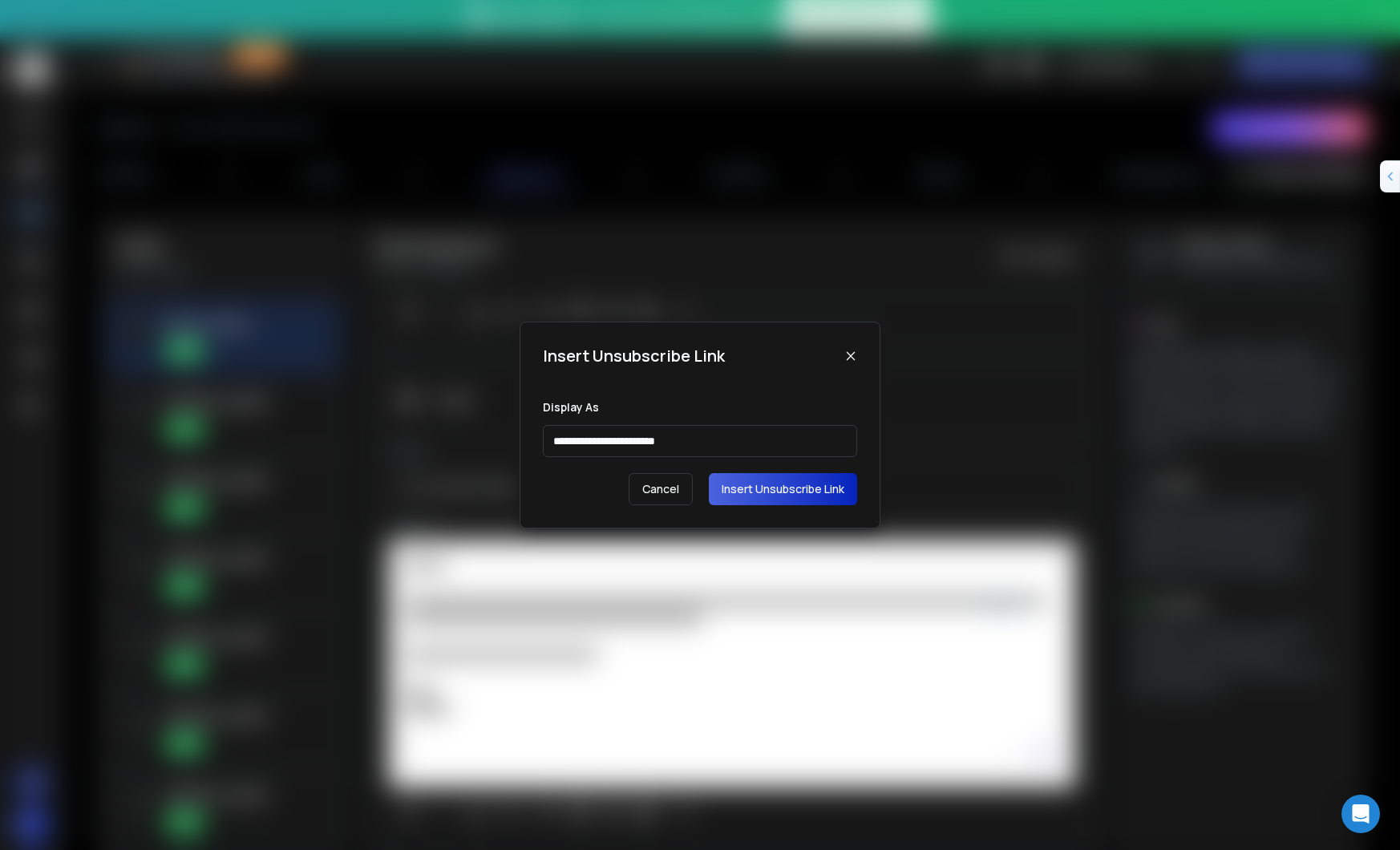
click at [757, 494] on button "Insert Unsubscribe Link" at bounding box center [783, 490] width 148 height 32
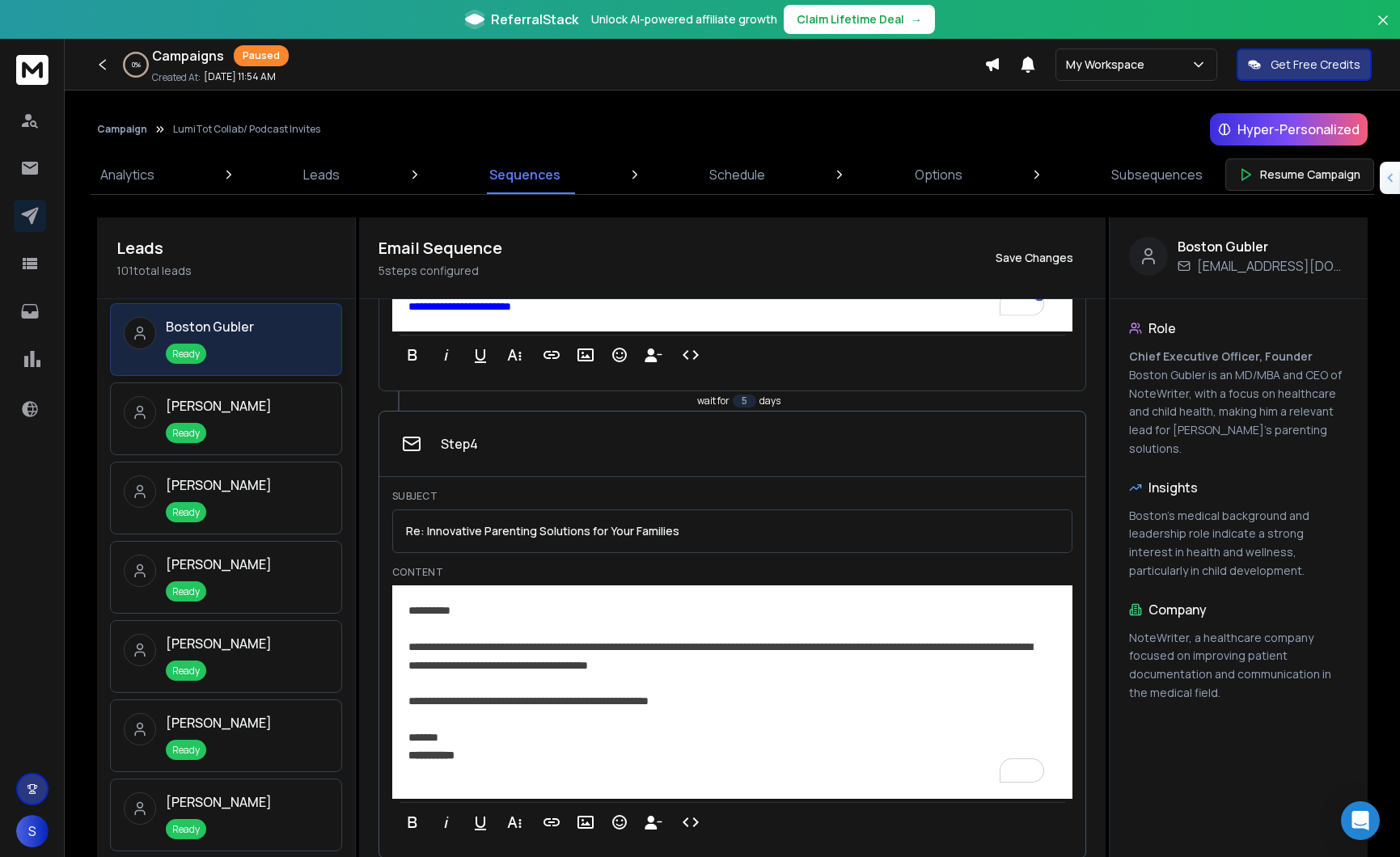
scroll to position [1727, 0]
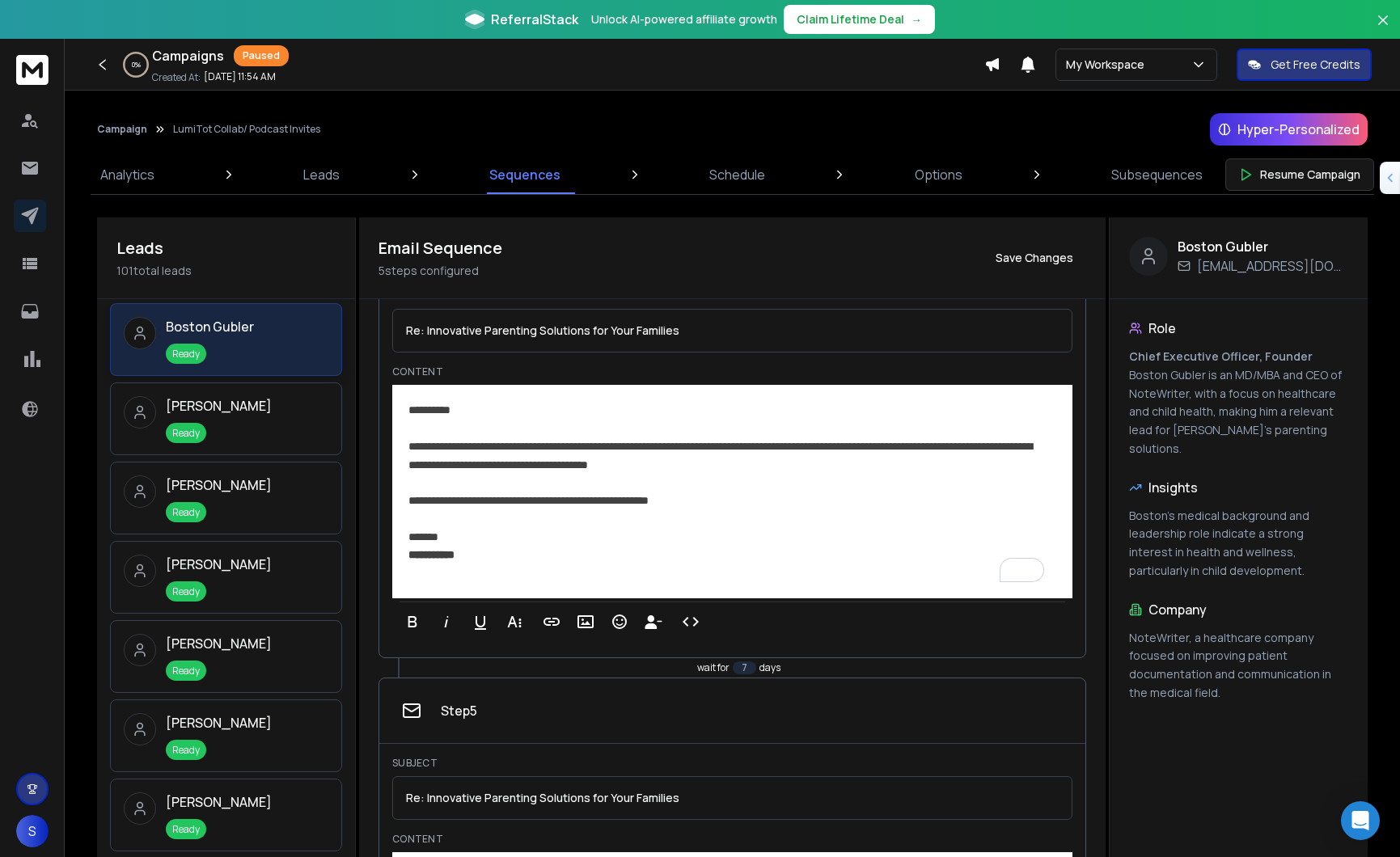
click at [503, 588] on div "**********" at bounding box center [732, 492] width 681 height 214
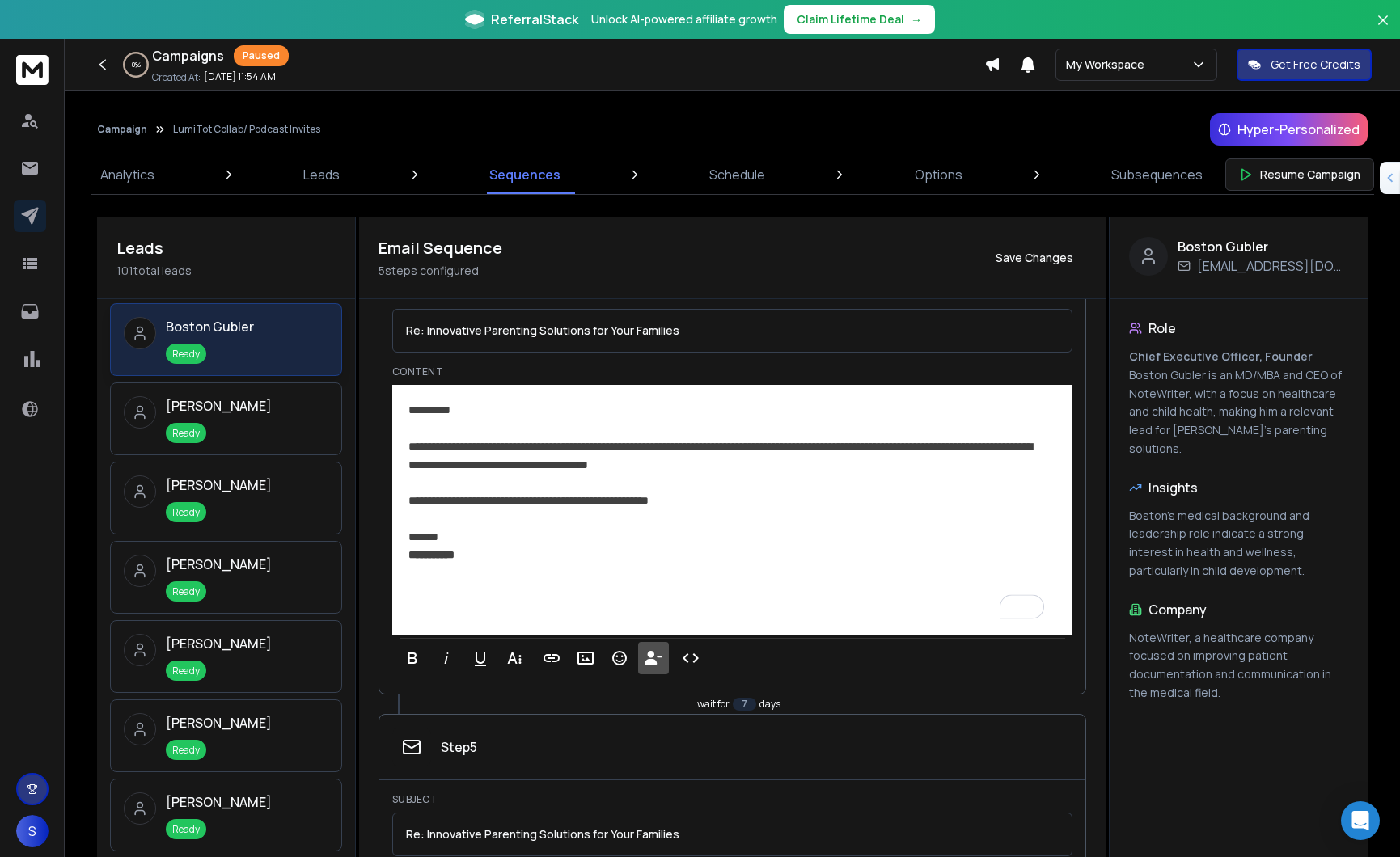
click at [659, 663] on icon "button" at bounding box center [654, 658] width 19 height 14
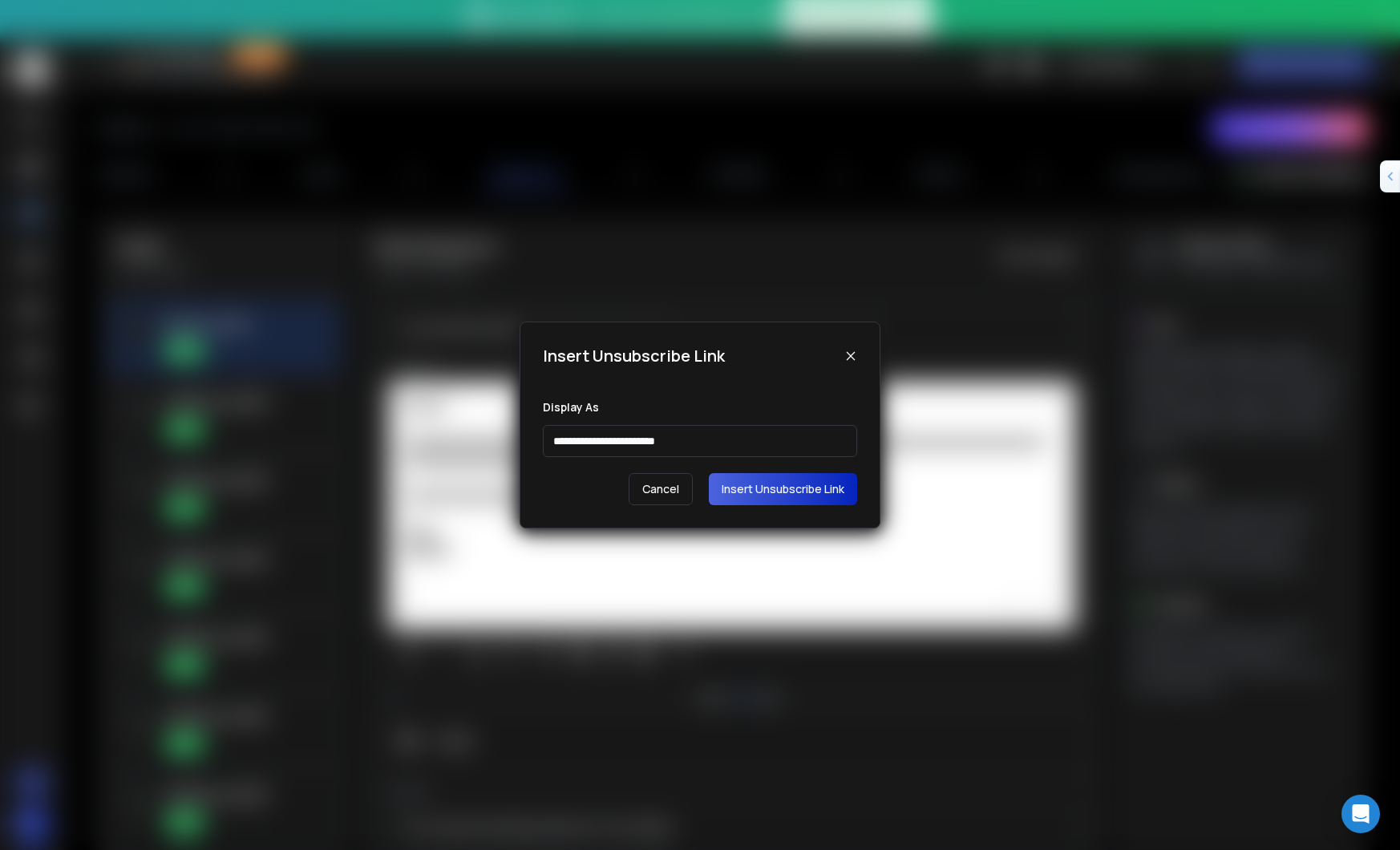
click at [778, 477] on button "Insert Unsubscribe Link" at bounding box center [783, 490] width 148 height 32
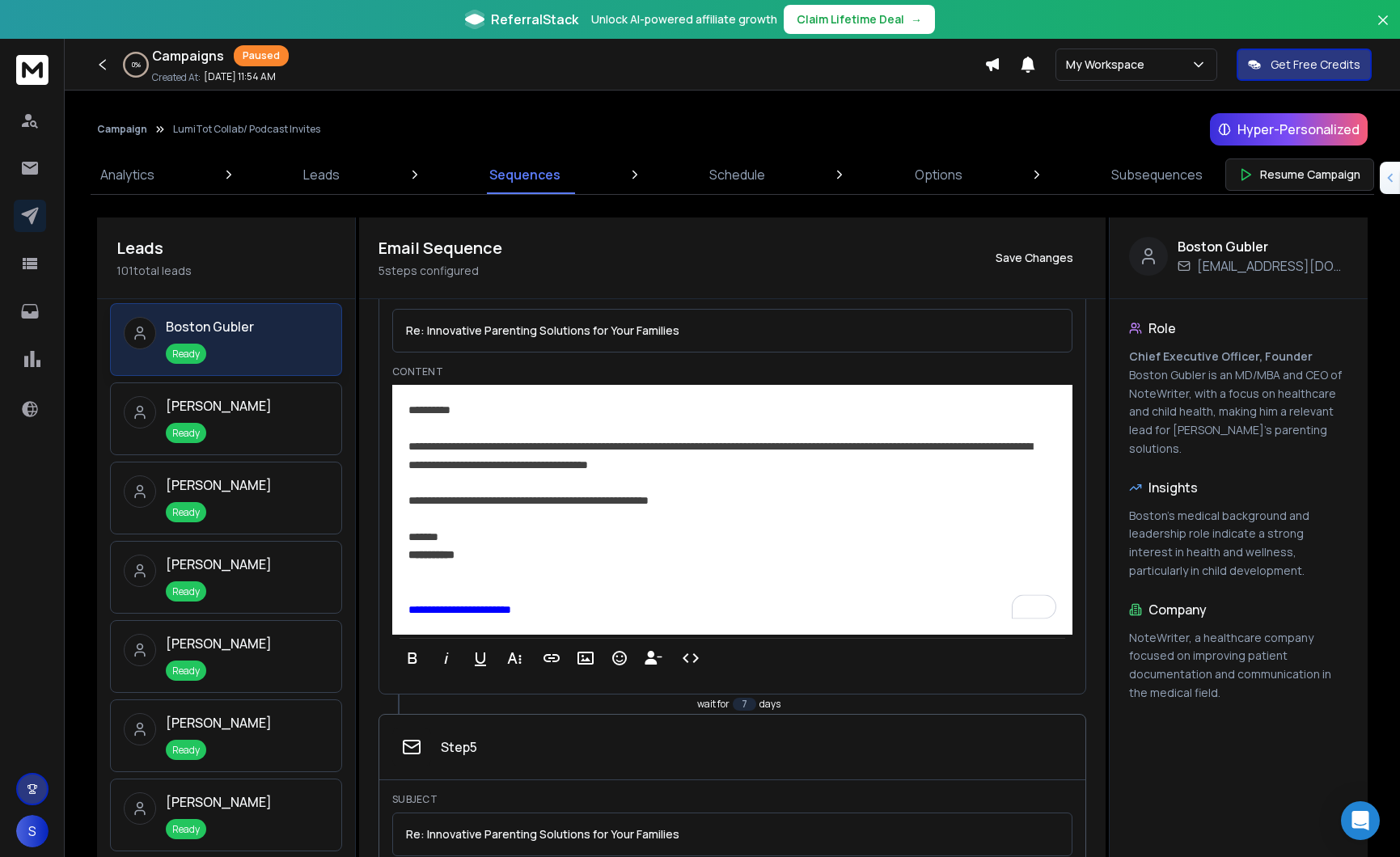
scroll to position [1989, 0]
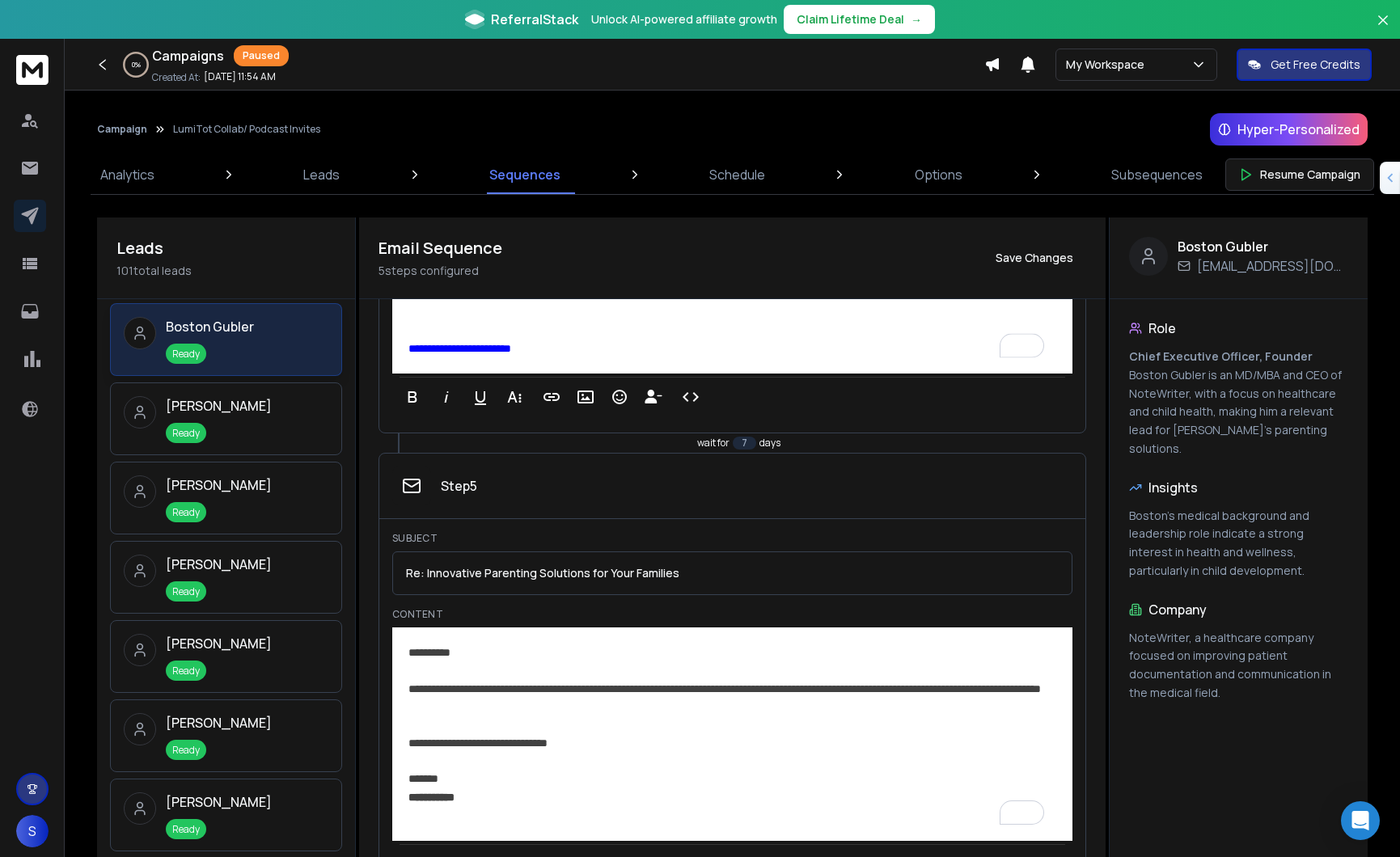
click at [484, 832] on div "**********" at bounding box center [732, 735] width 681 height 214
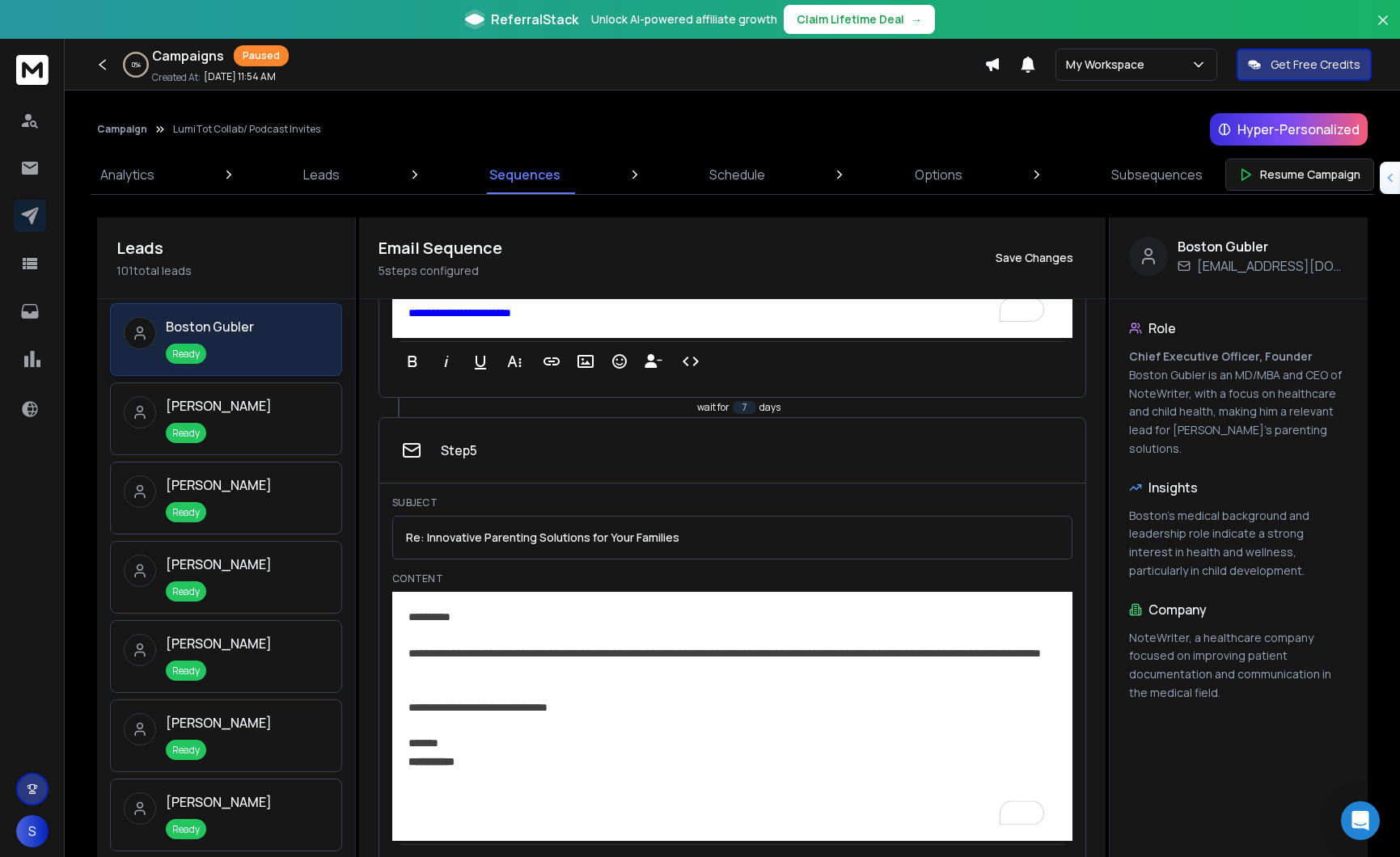
scroll to position [86, 0]
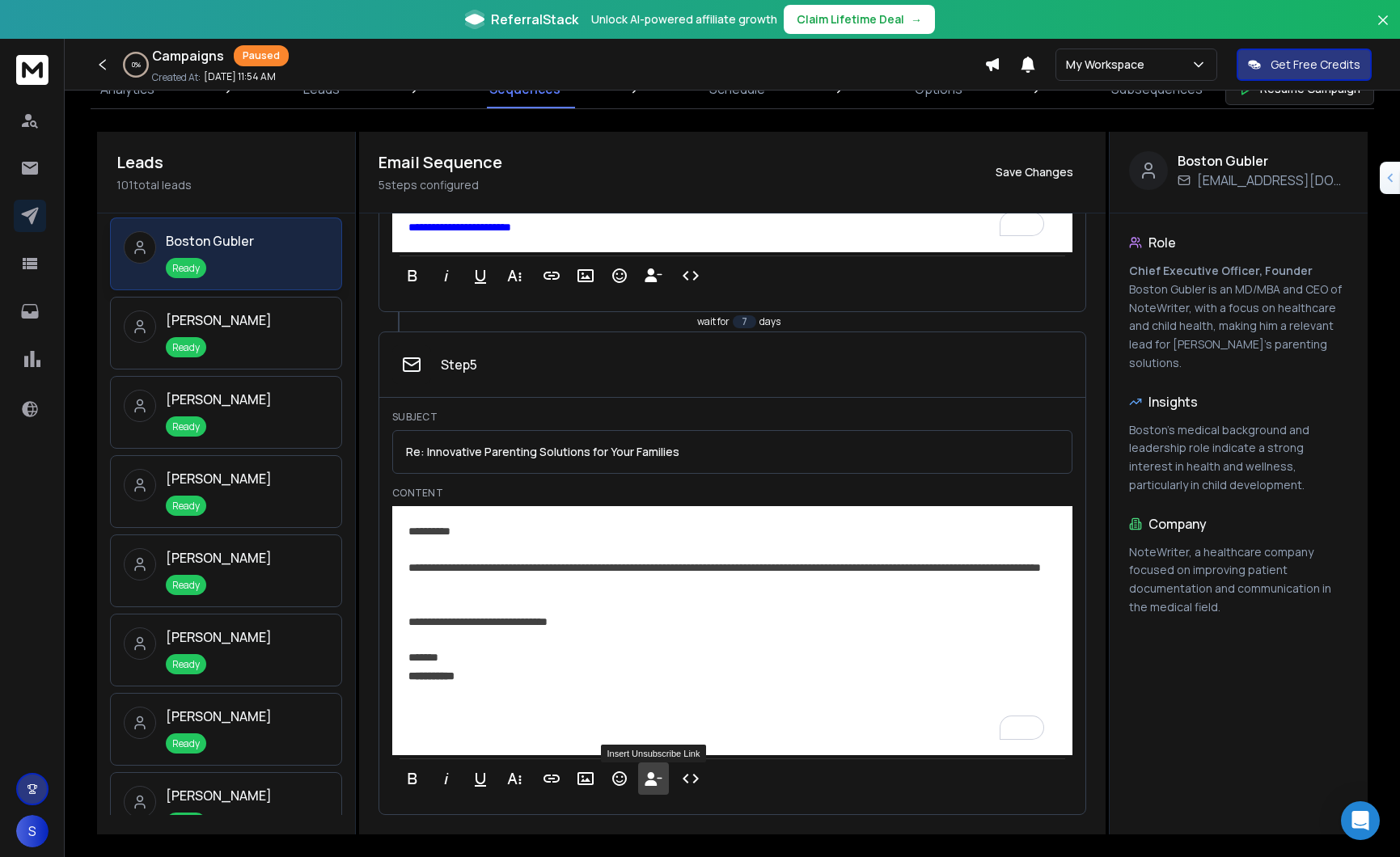
click at [660, 782] on icon "button" at bounding box center [654, 779] width 19 height 14
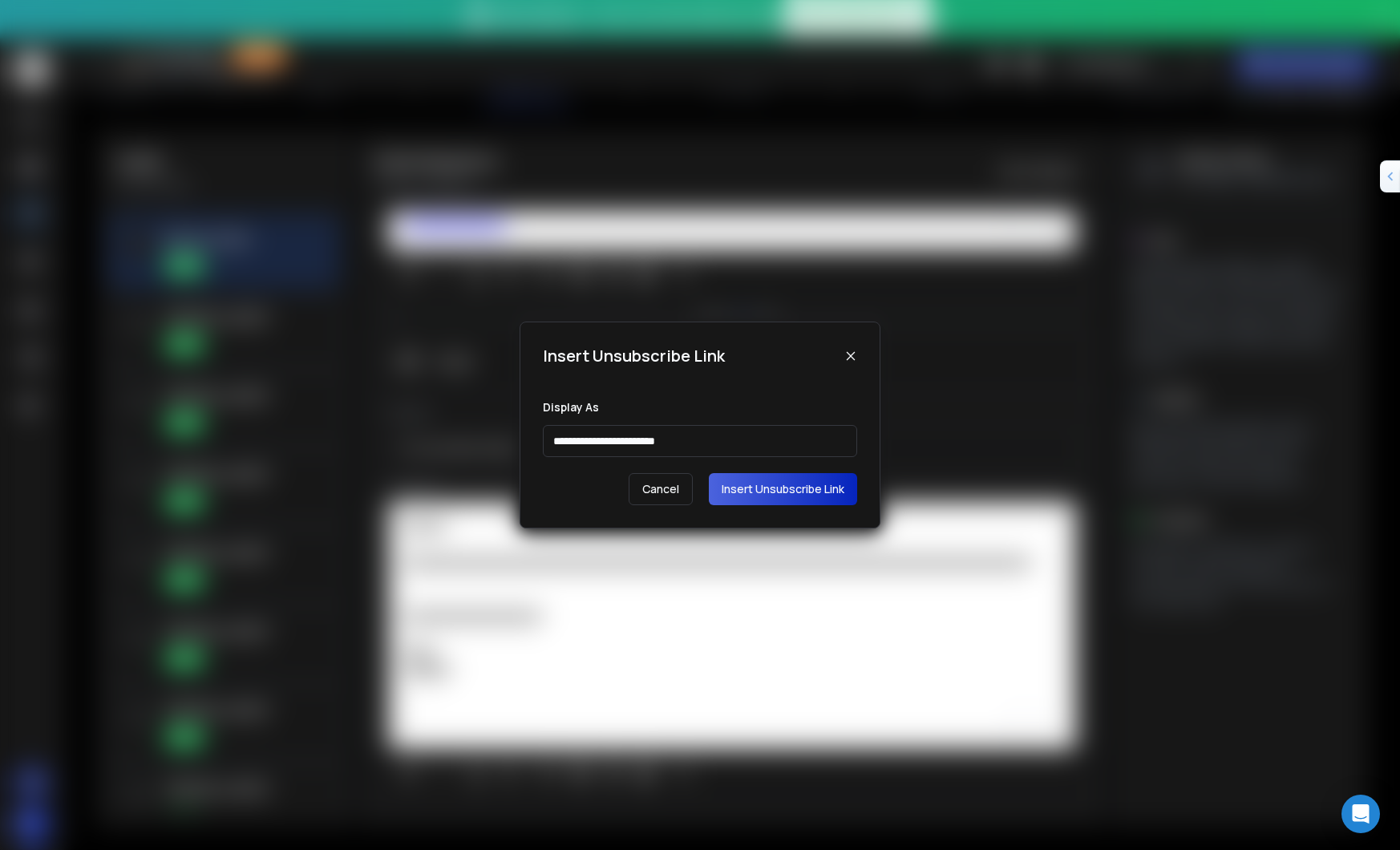
click at [830, 495] on button "Insert Unsubscribe Link" at bounding box center [783, 490] width 148 height 32
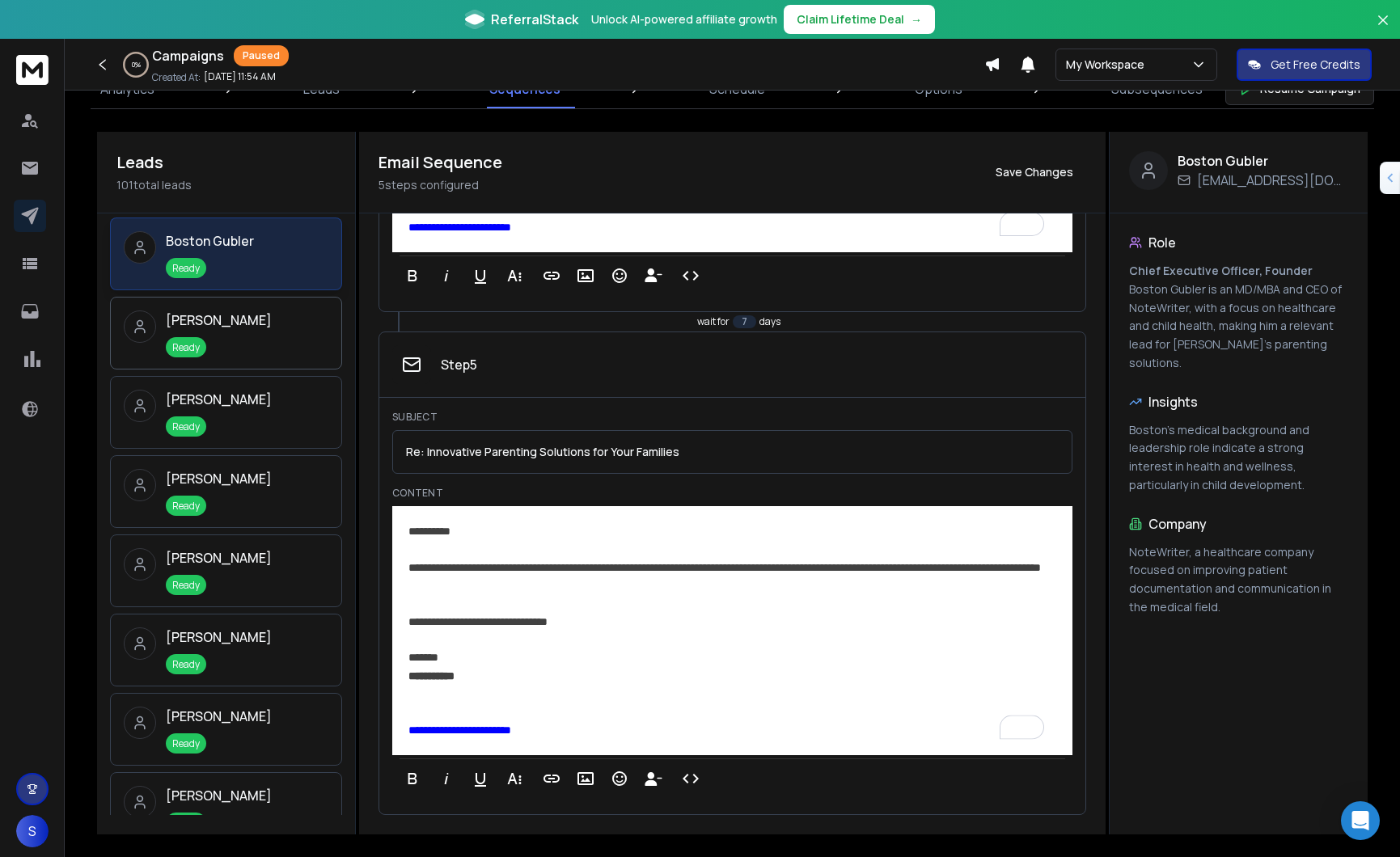
click at [279, 340] on div "Ready" at bounding box center [247, 346] width 163 height 19
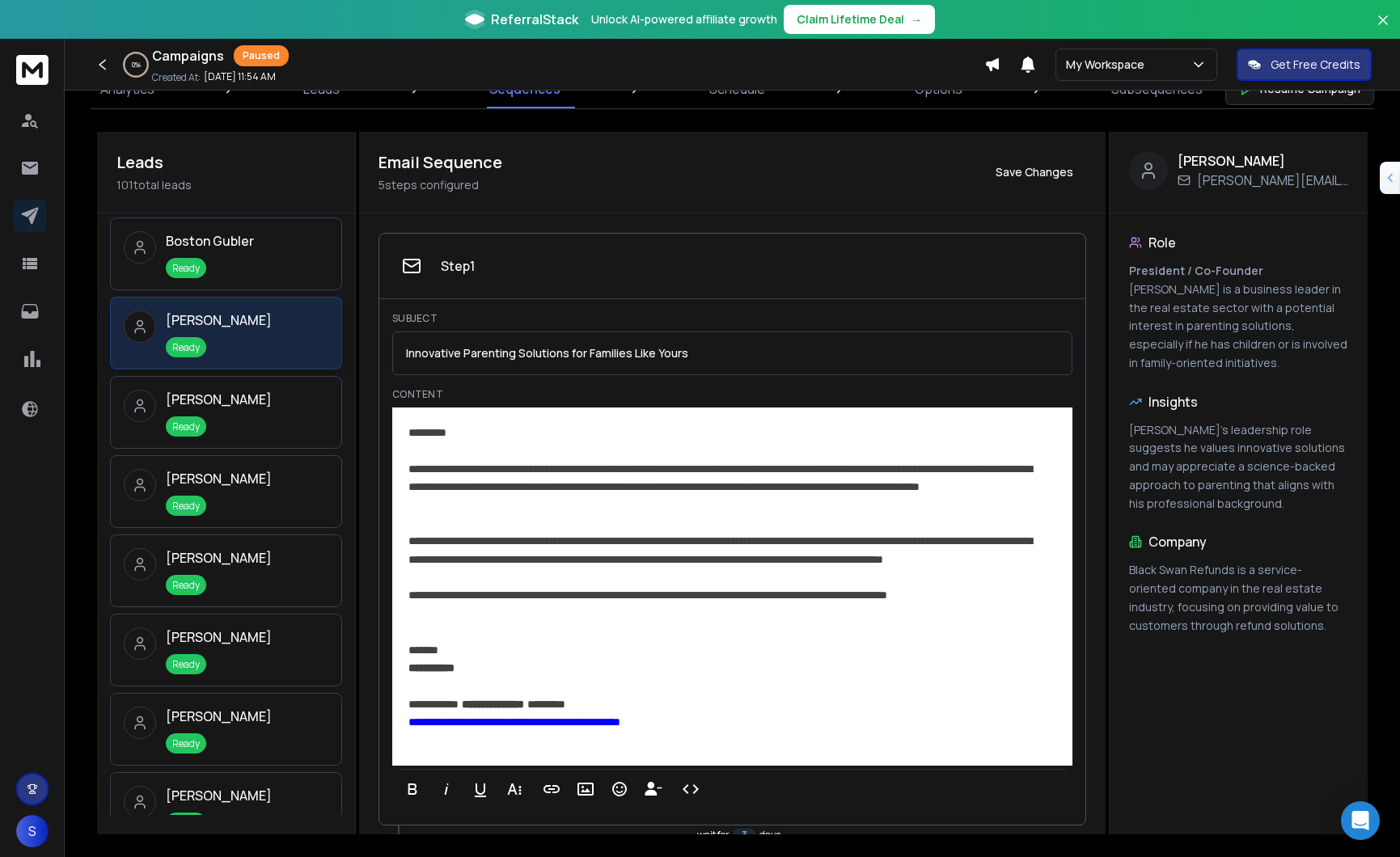
click at [565, 745] on div at bounding box center [732, 740] width 648 height 18
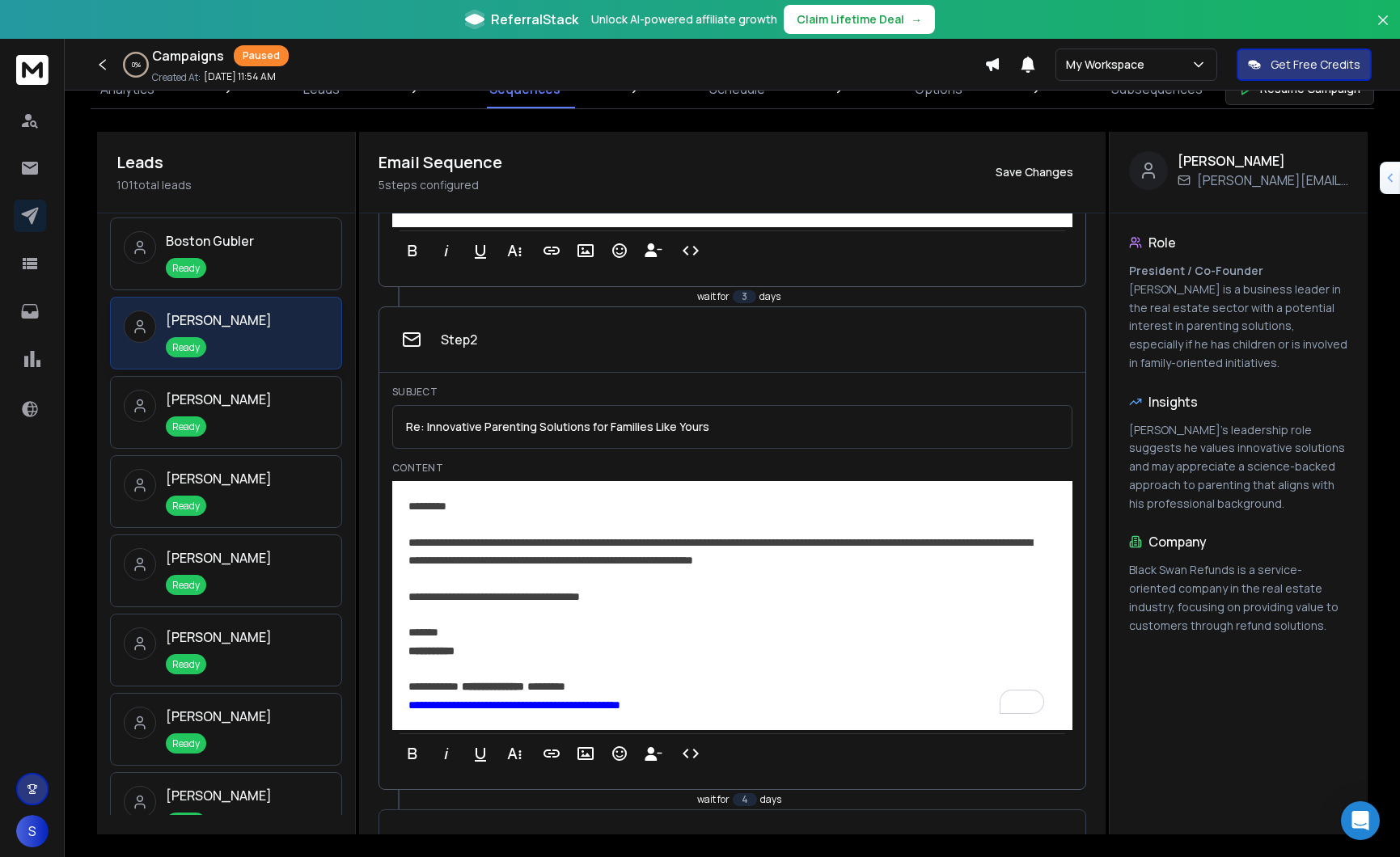
scroll to position [689, 0]
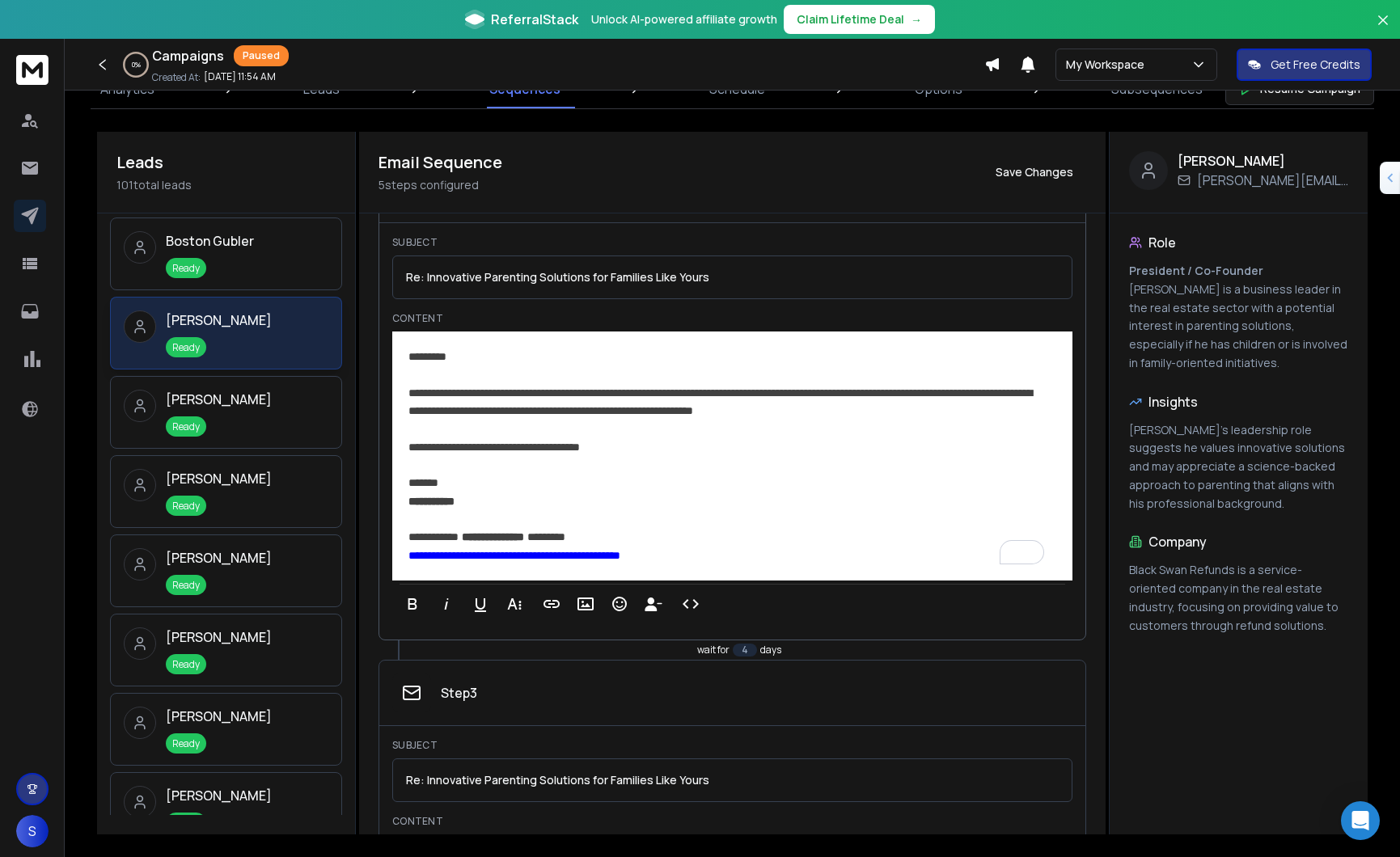
drag, startPoint x: 711, startPoint y: 552, endPoint x: 719, endPoint y: 569, distance: 18.8
click at [711, 552] on div "**********" at bounding box center [732, 556] width 648 height 18
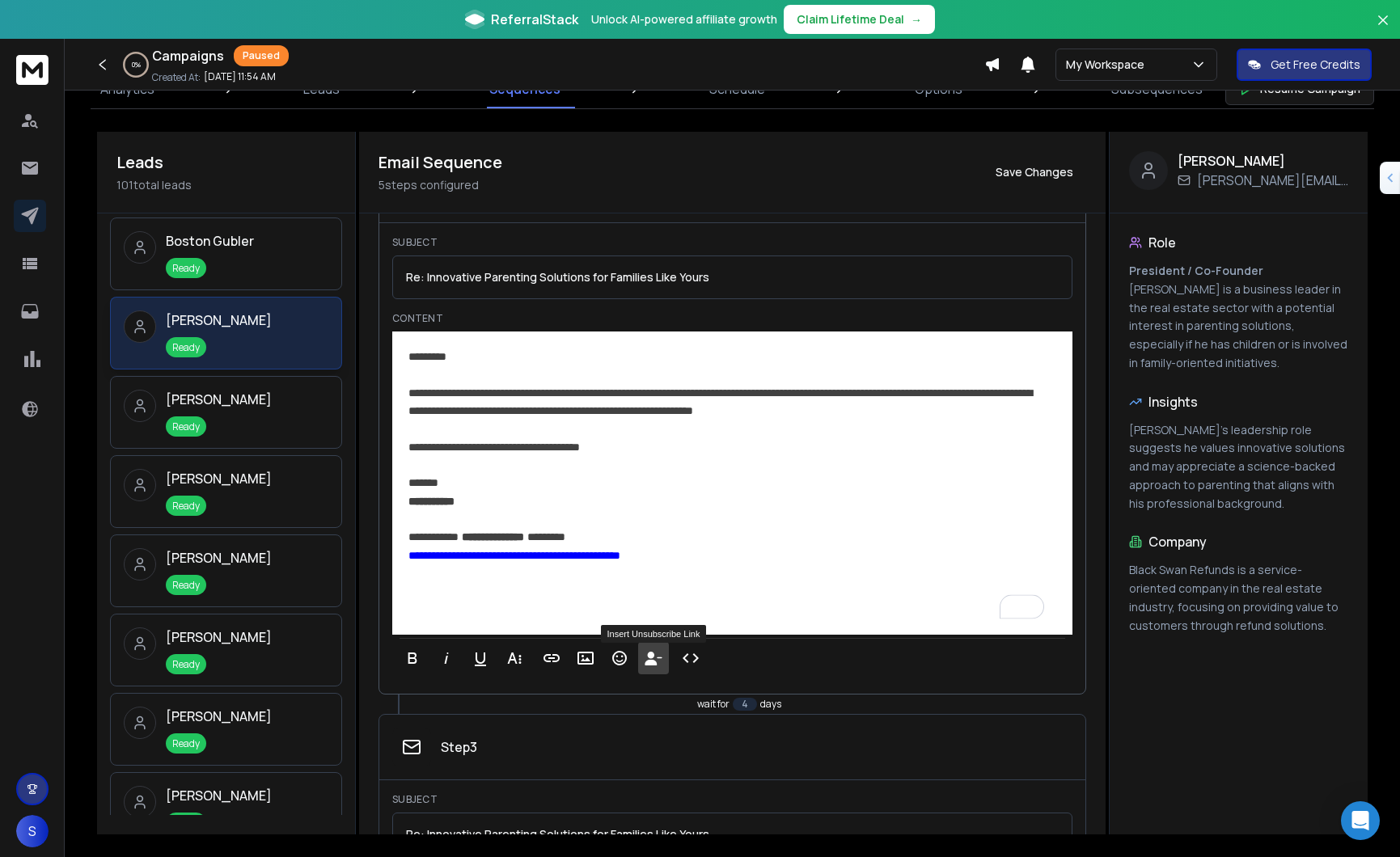
click at [647, 656] on icon "button" at bounding box center [654, 659] width 19 height 14
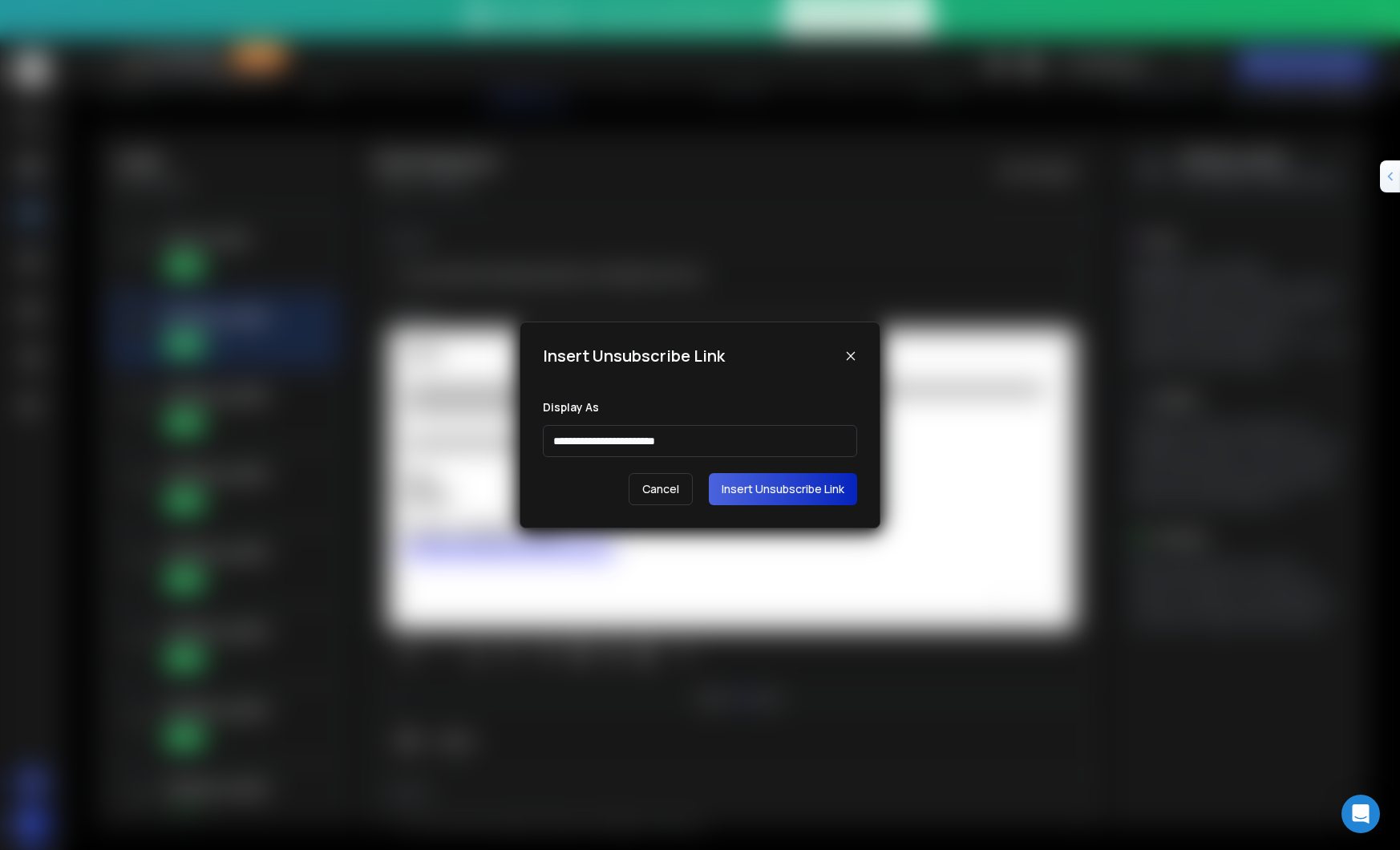
click at [765, 492] on button "Insert Unsubscribe Link" at bounding box center [783, 490] width 148 height 32
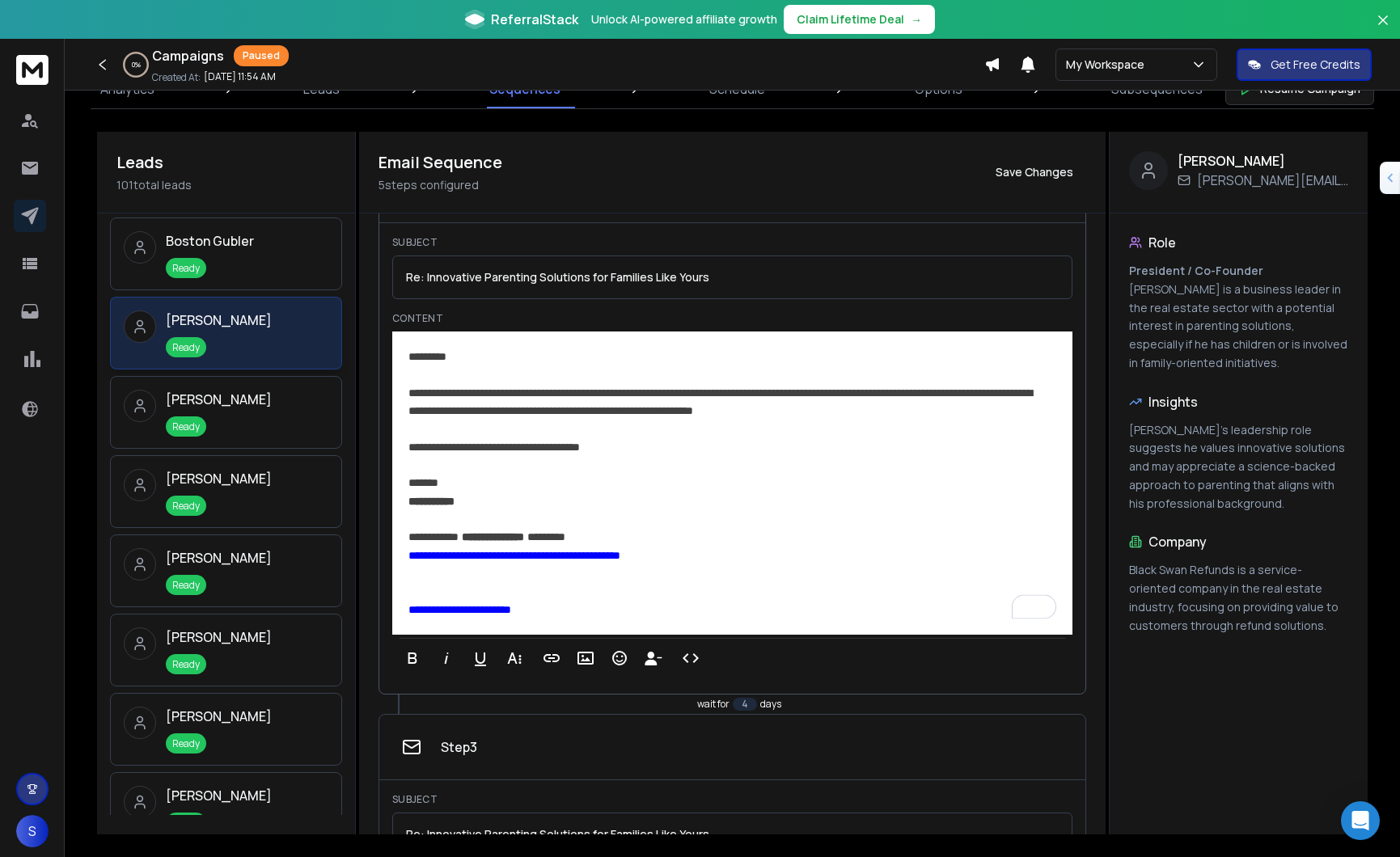
scroll to position [873, 0]
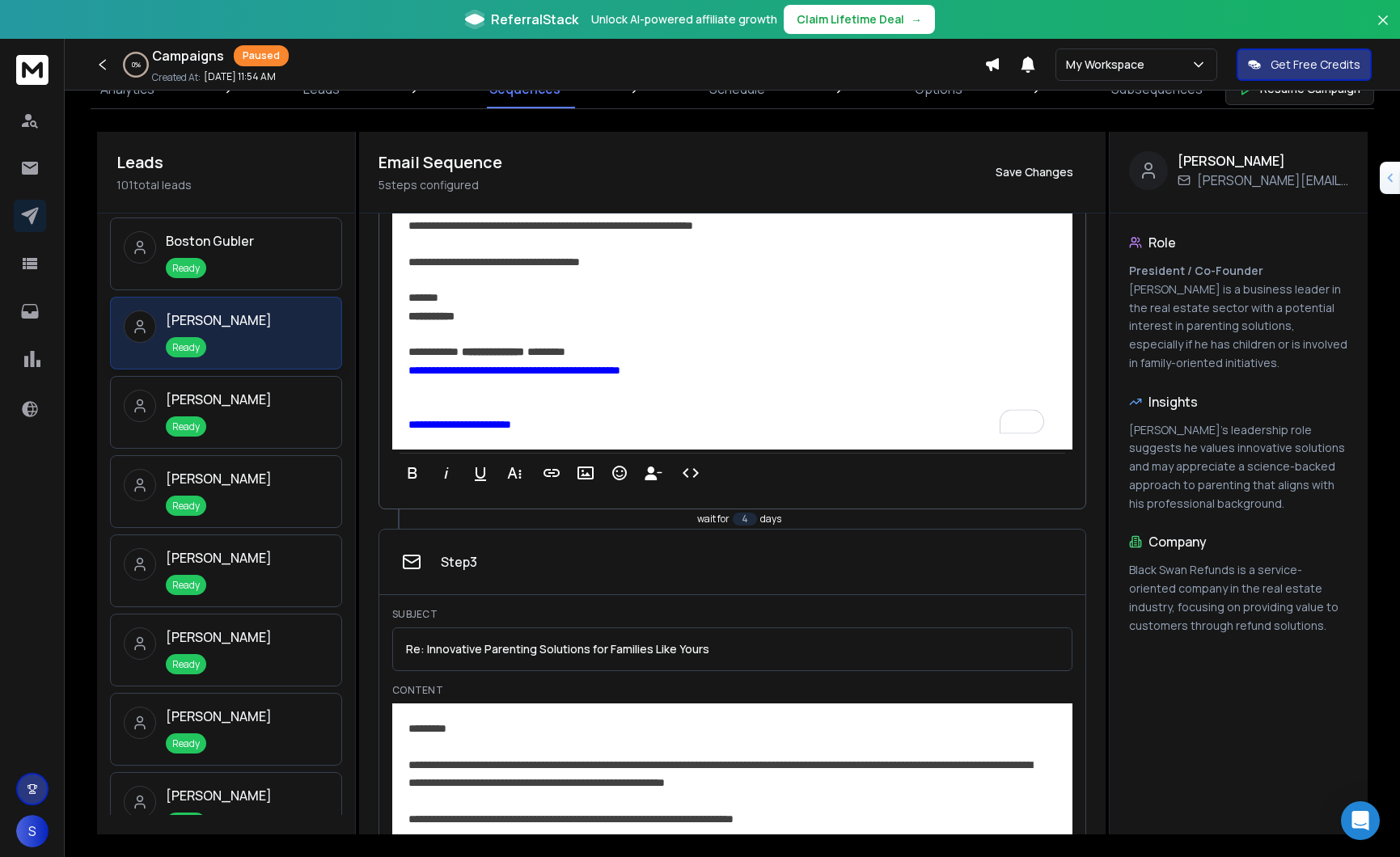
click at [536, 397] on div "To enrich screen reader interactions, please activate Accessibility in Grammarl…" at bounding box center [732, 406] width 648 height 18
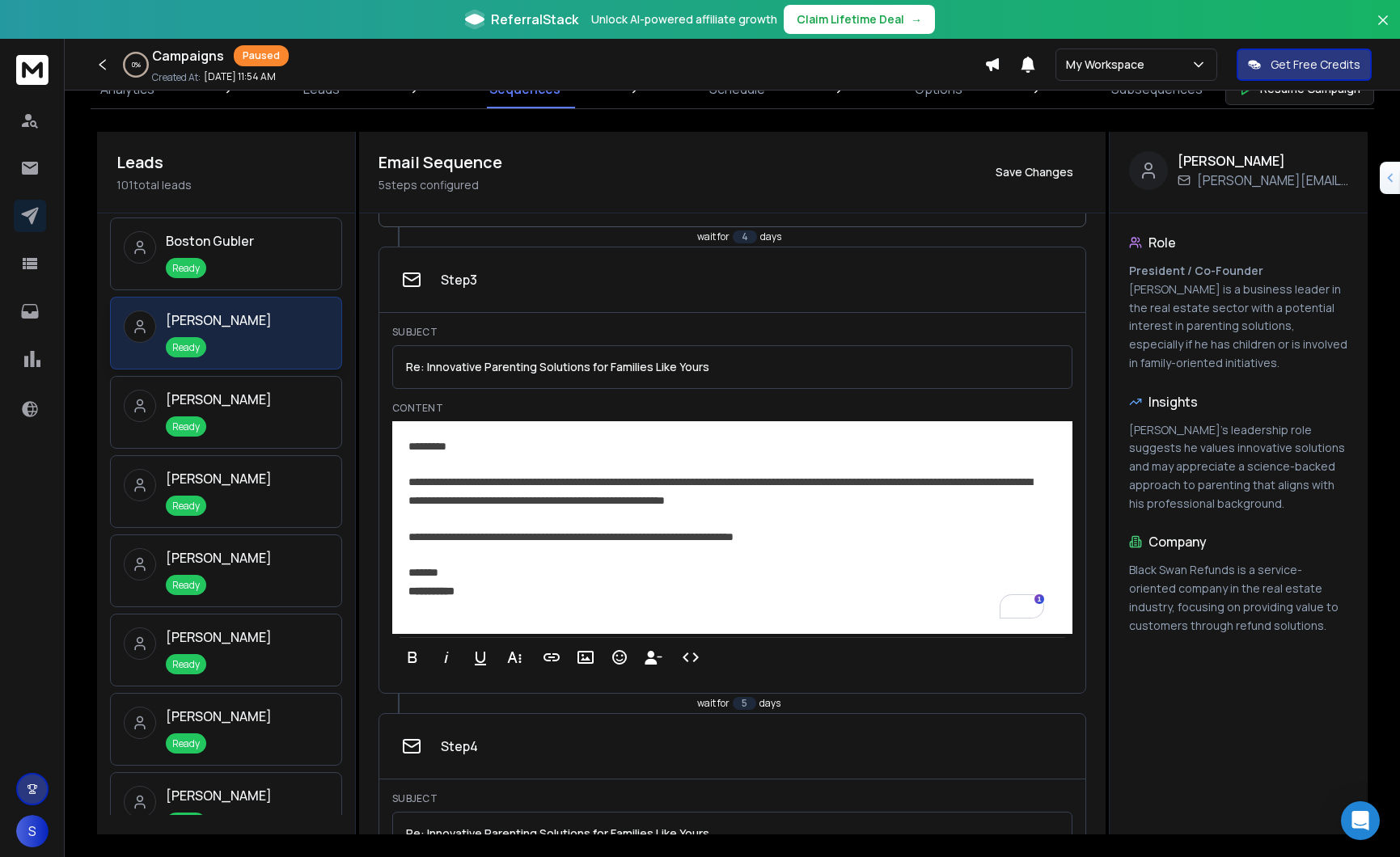
scroll to position [1283, 0]
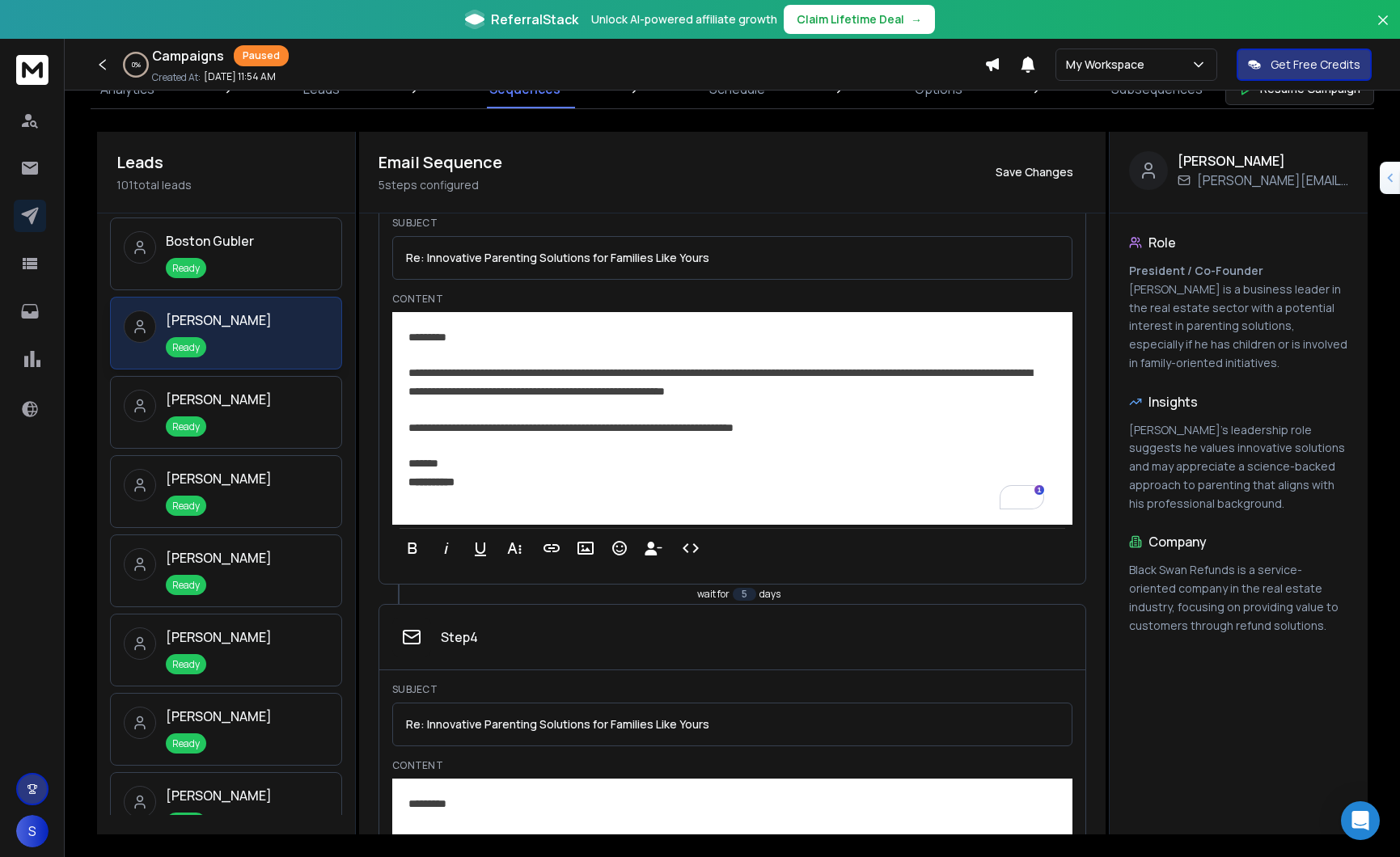
click at [472, 505] on div "To enrich screen reader interactions, please activate Accessibility in Grammarl…" at bounding box center [732, 500] width 648 height 18
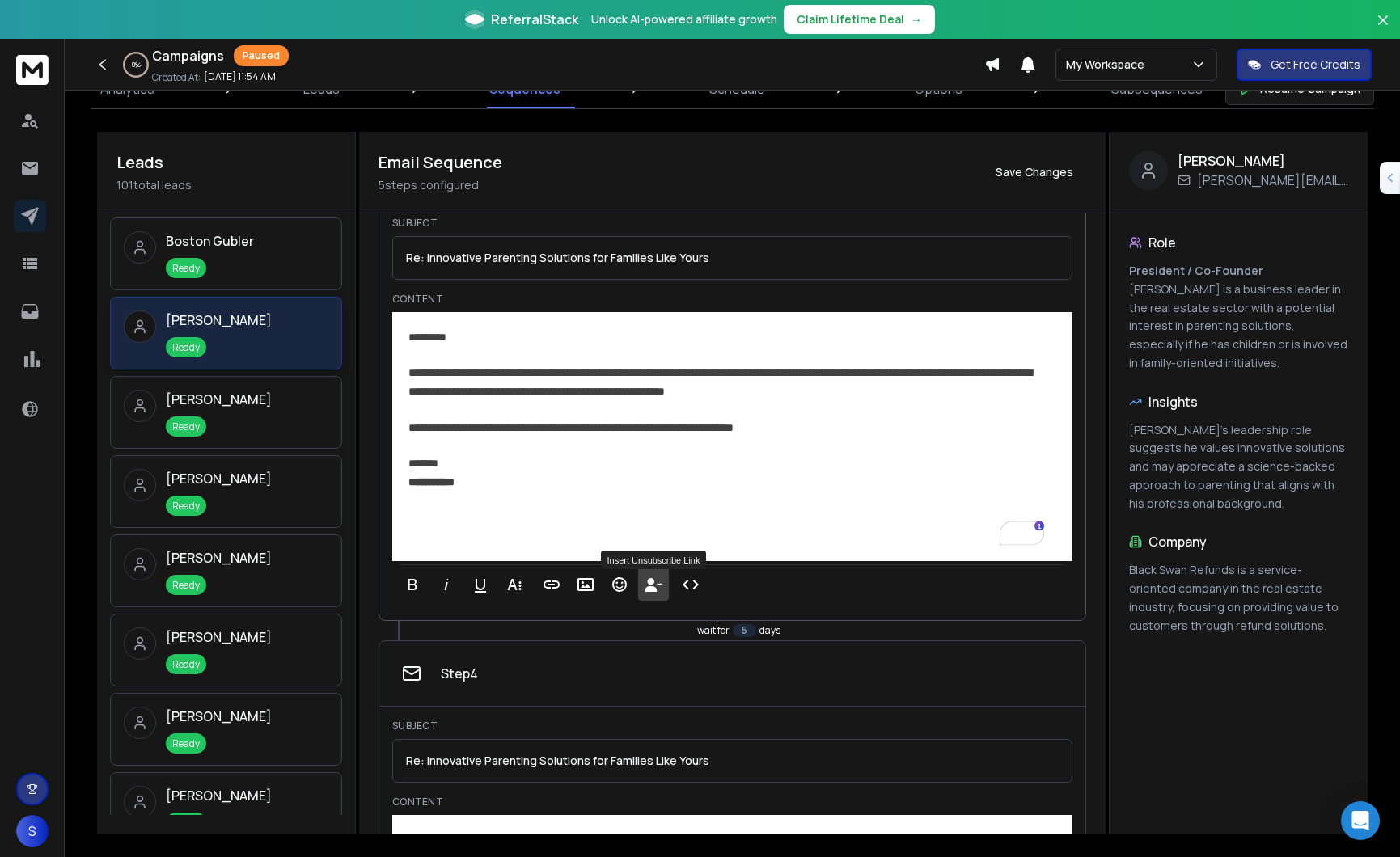
click at [642, 582] on button "Insert Unsubscribe Link" at bounding box center [654, 585] width 31 height 32
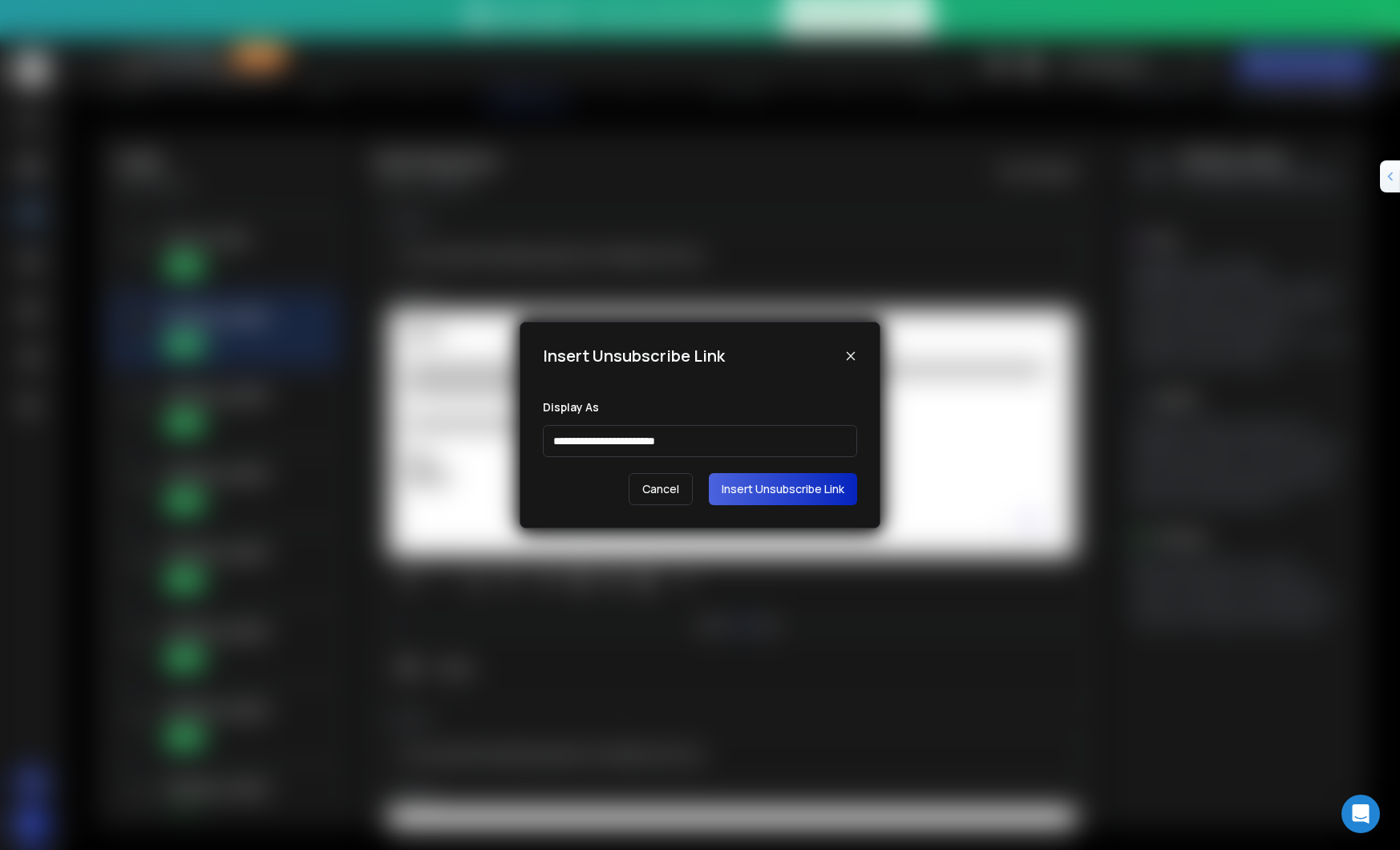
click at [759, 482] on button "Insert Unsubscribe Link" at bounding box center [783, 490] width 148 height 32
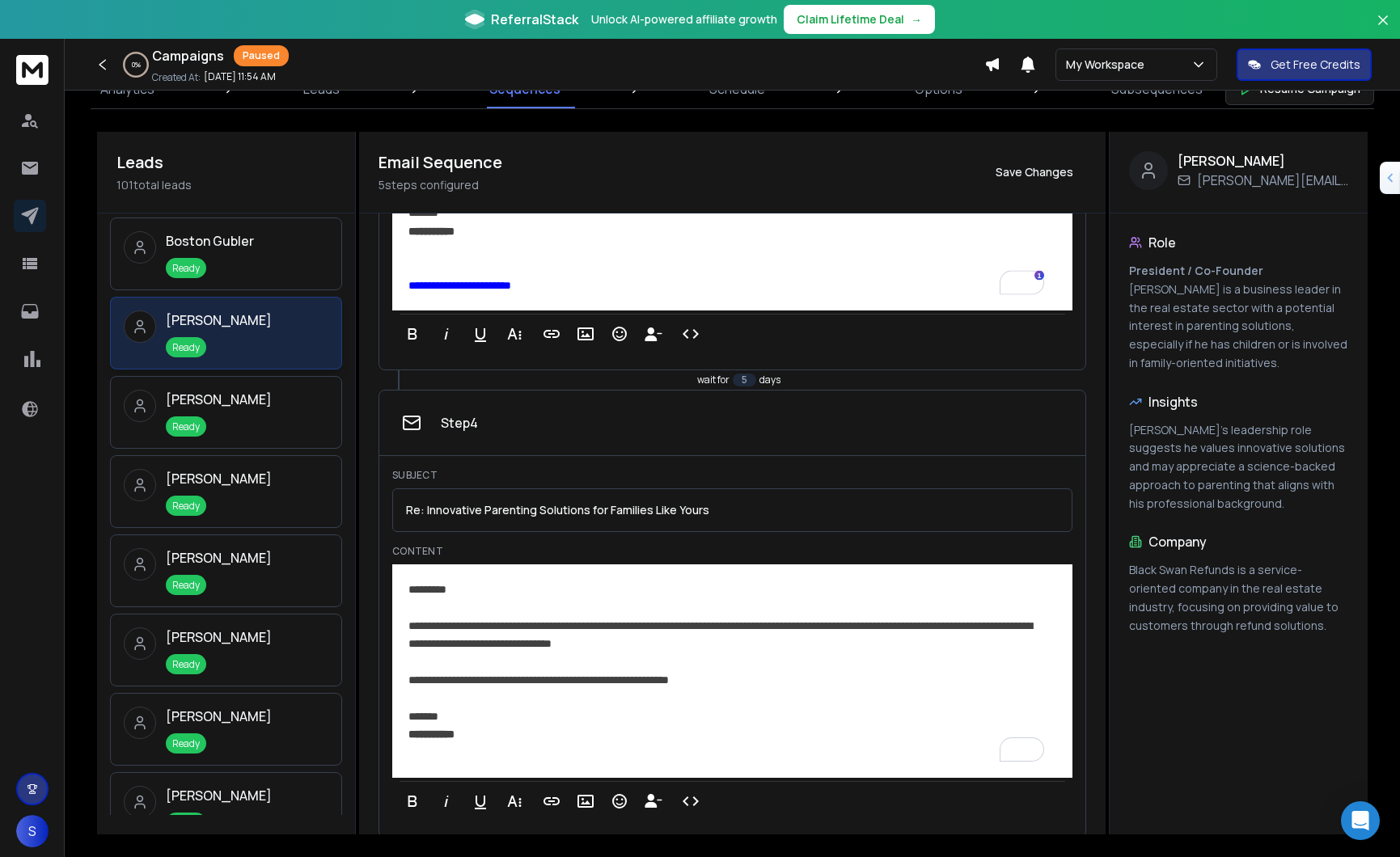
scroll to position [1644, 0]
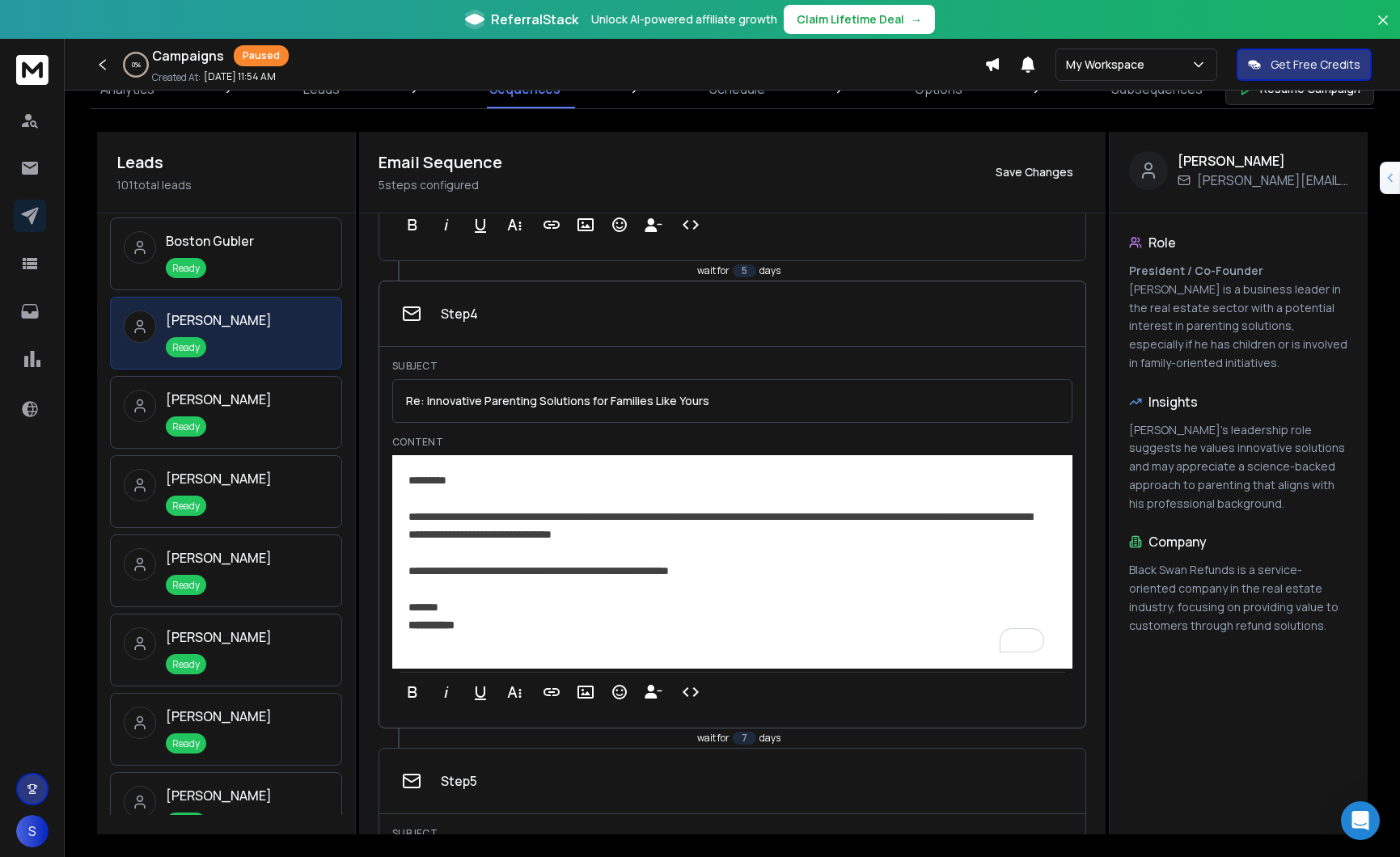
click at [494, 640] on div "To enrich screen reader interactions, please activate Accessibility in Grammarl…" at bounding box center [732, 643] width 648 height 18
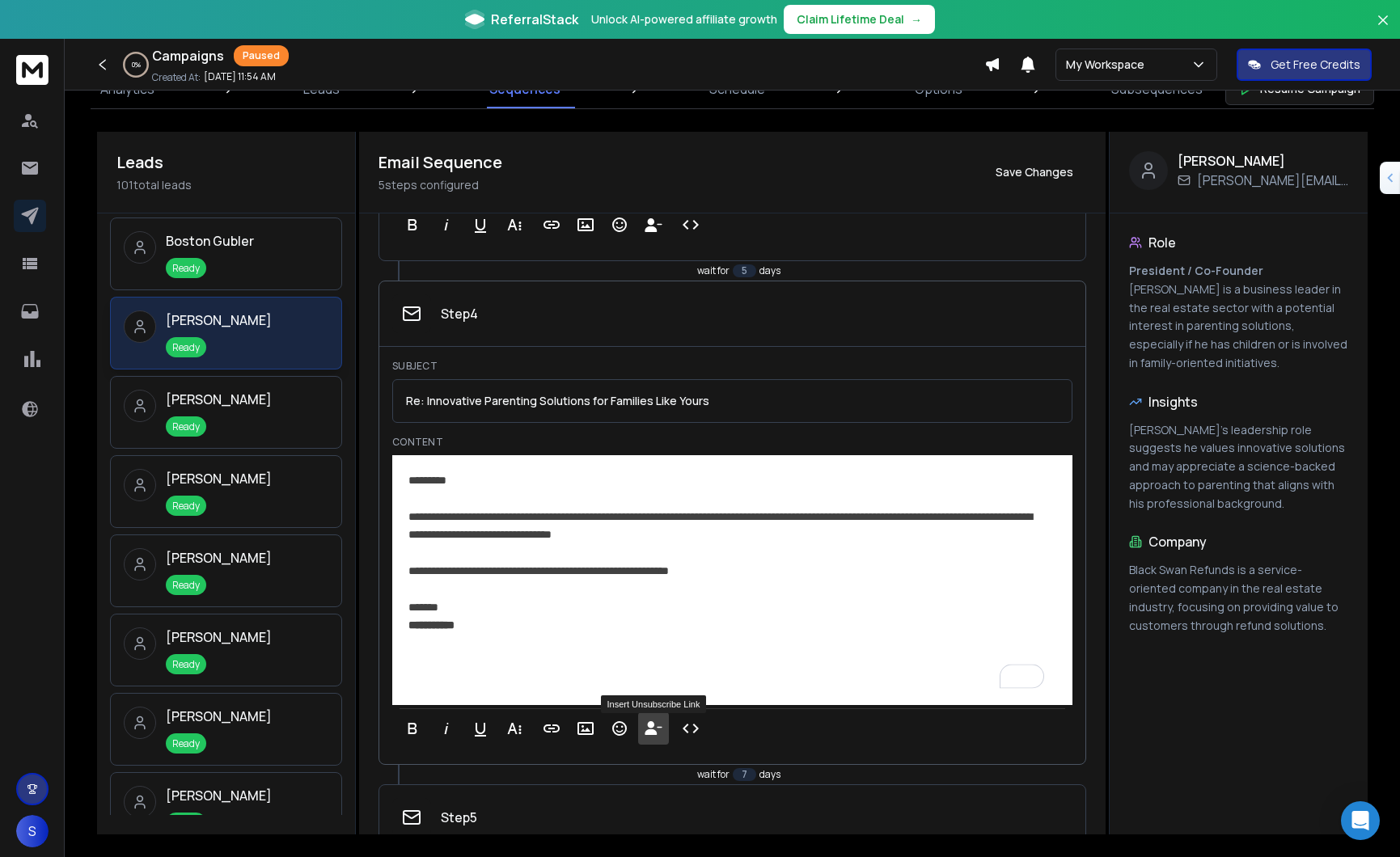
click at [651, 722] on icon "button" at bounding box center [654, 728] width 19 height 14
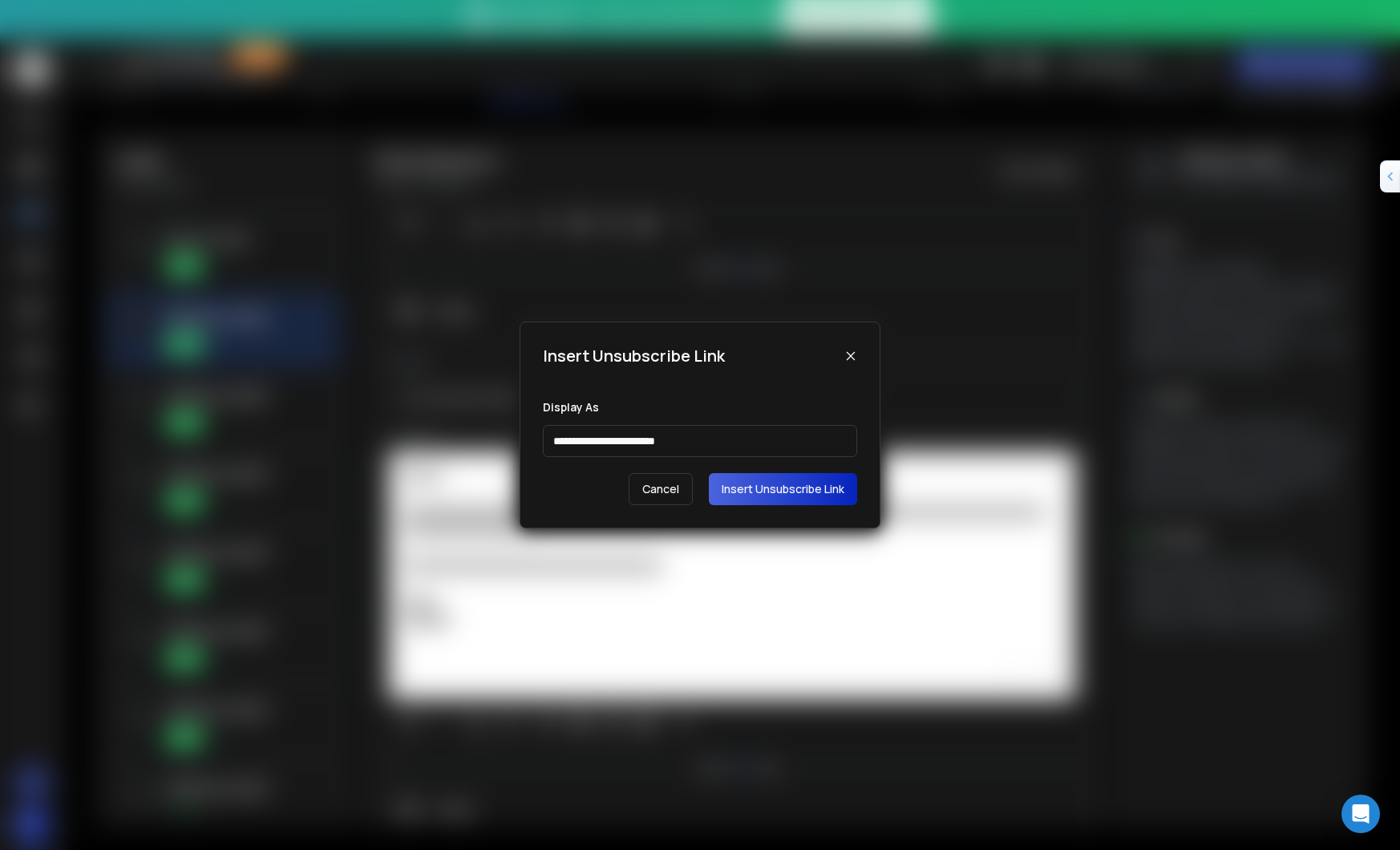
click at [752, 500] on button "Insert Unsubscribe Link" at bounding box center [783, 490] width 148 height 32
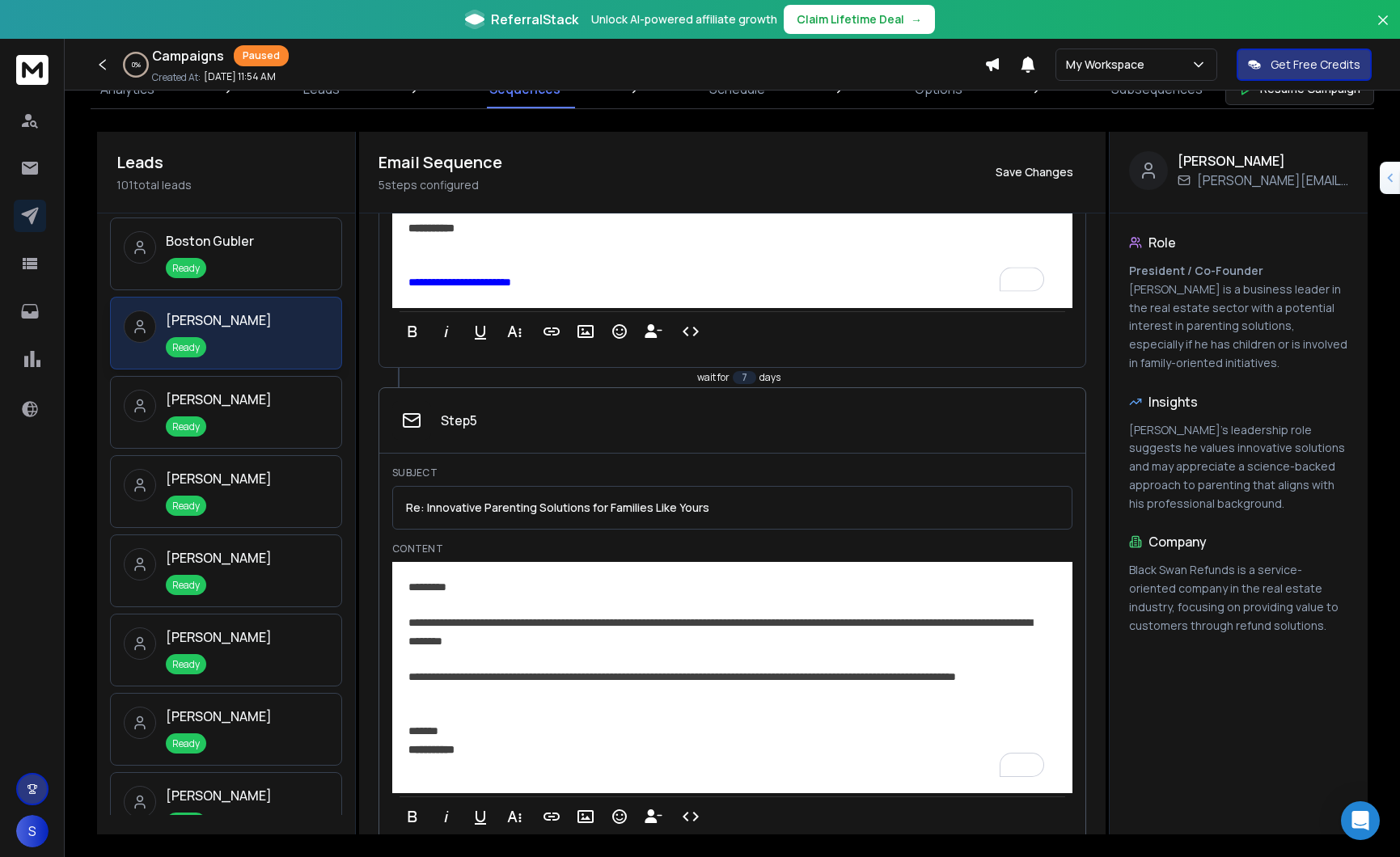
scroll to position [2080, 0]
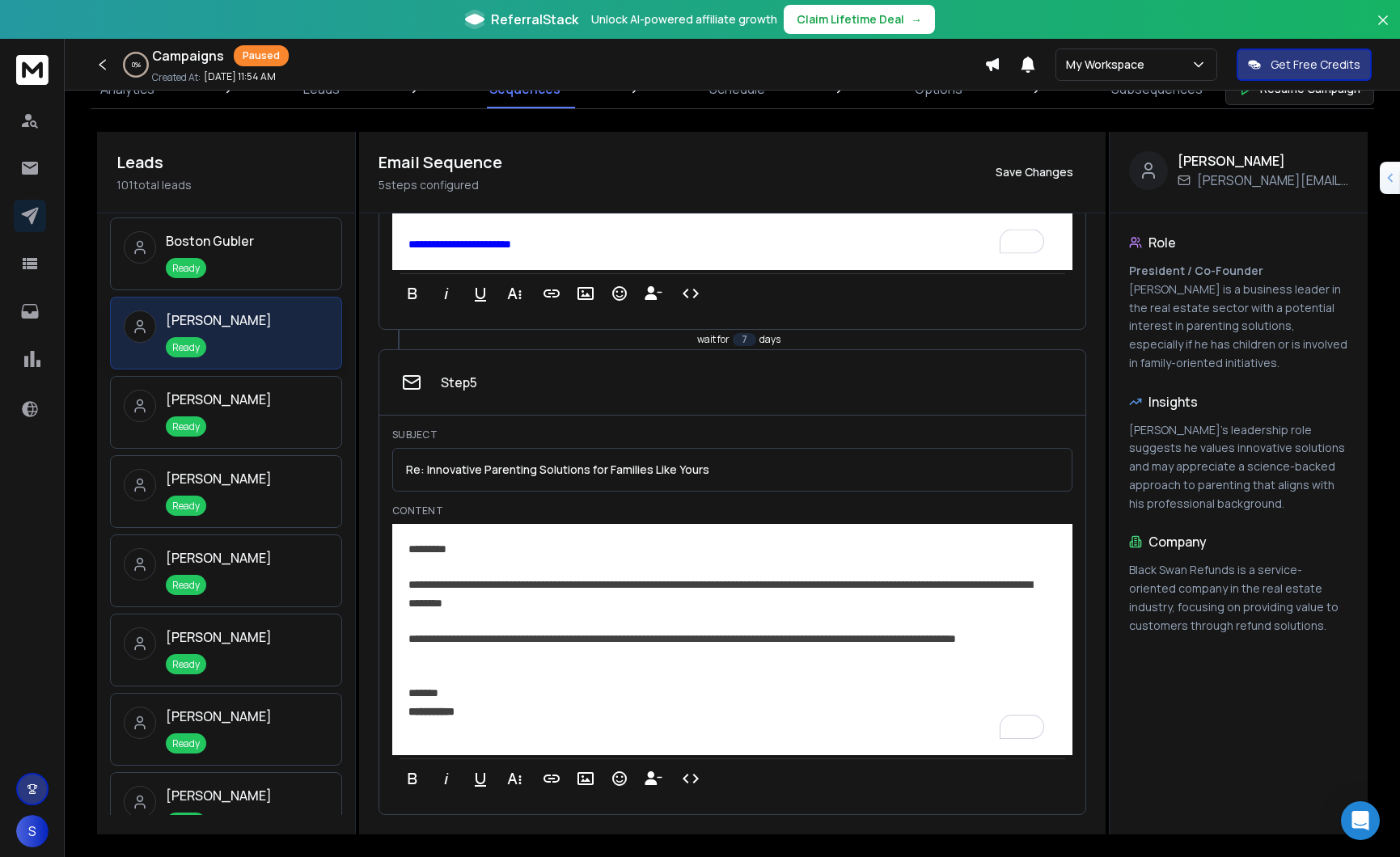
click at [432, 740] on div "**********" at bounding box center [732, 640] width 681 height 231
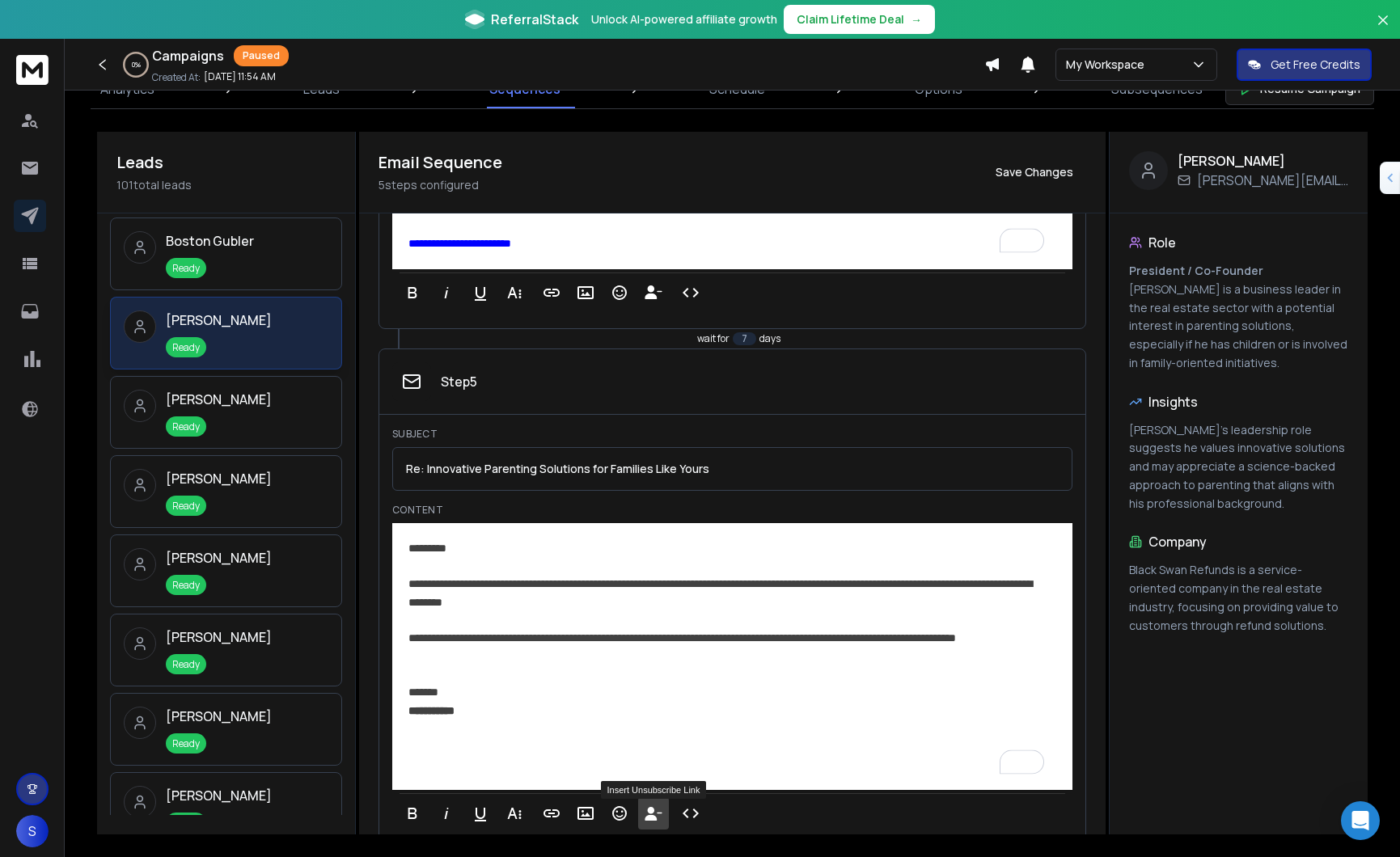
click at [644, 809] on icon "button" at bounding box center [654, 814] width 19 height 14
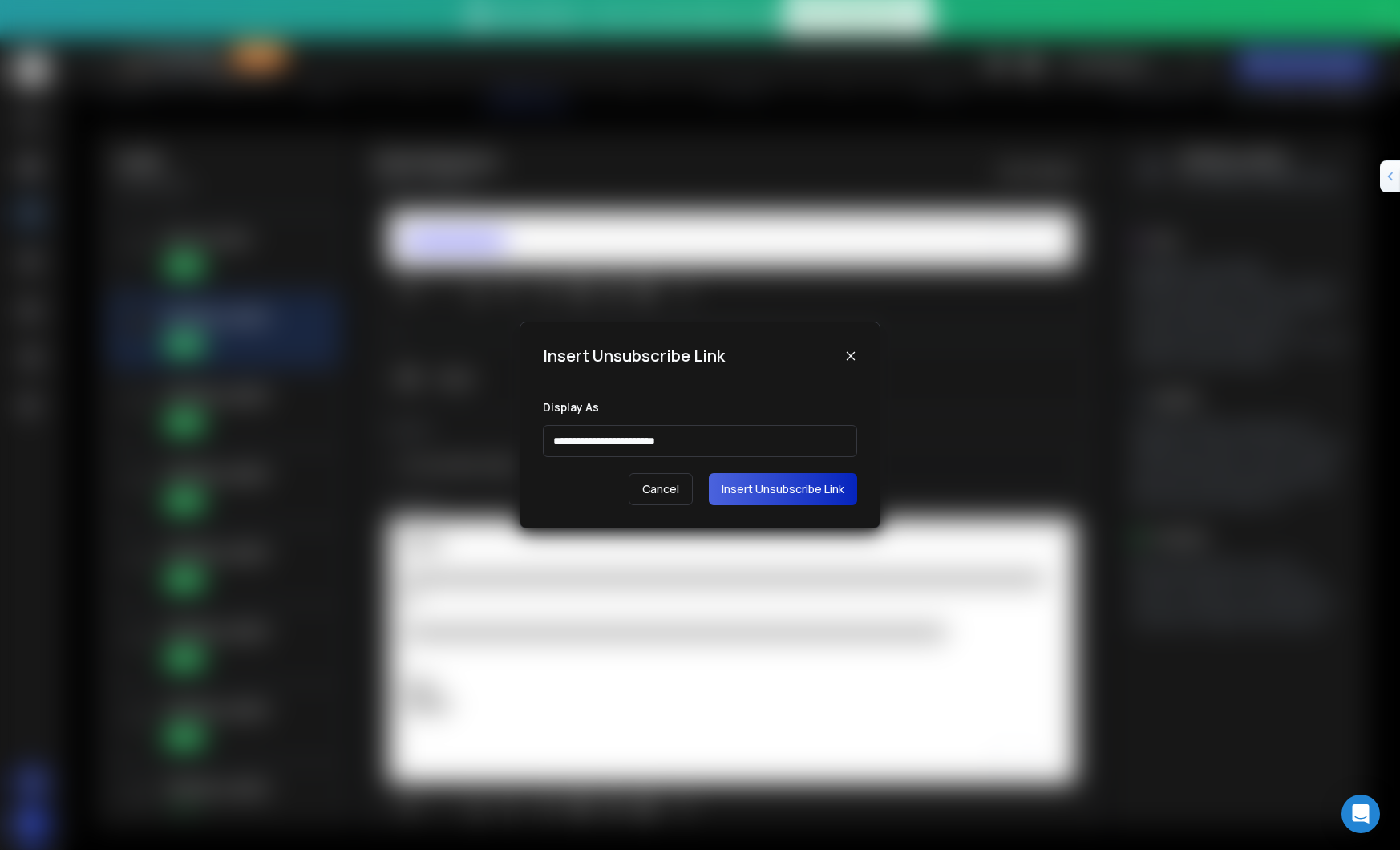
click at [760, 477] on button "Insert Unsubscribe Link" at bounding box center [783, 490] width 148 height 32
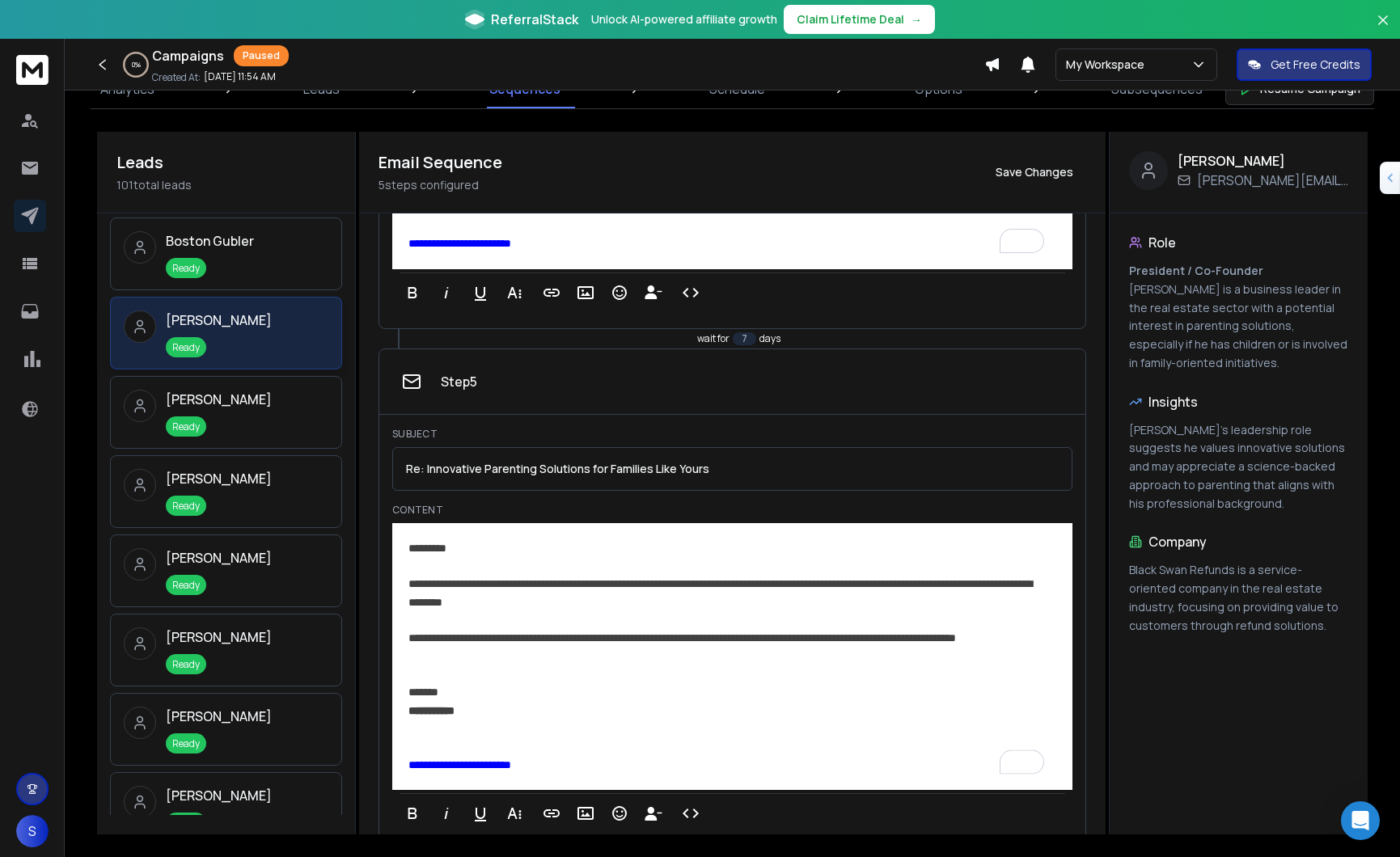
scroll to position [2116, 0]
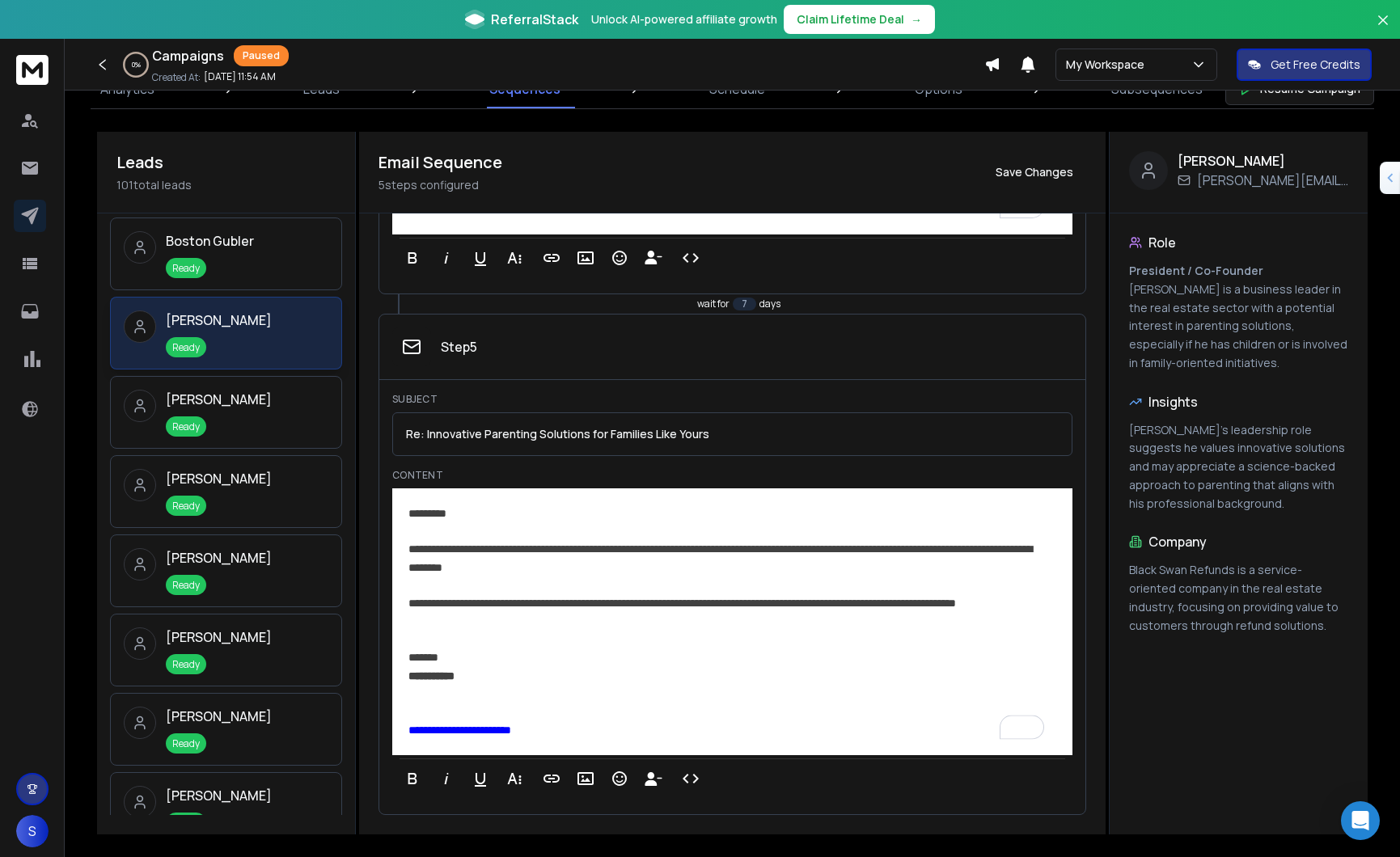
click at [1009, 176] on button "Save Changes" at bounding box center [1034, 172] width 104 height 32
click at [237, 400] on h3 "[PERSON_NAME]" at bounding box center [218, 400] width 106 height 19
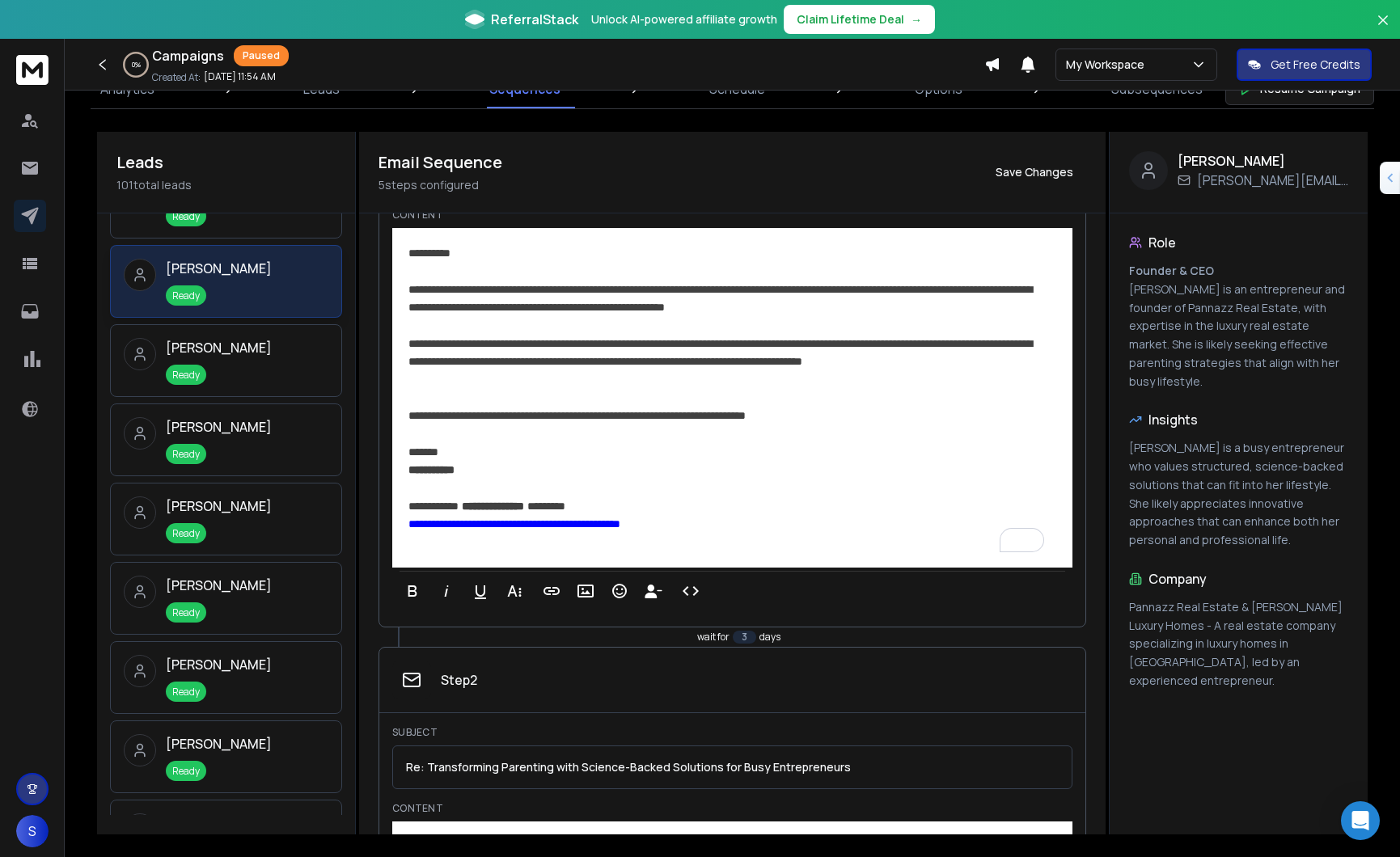
scroll to position [240, 0]
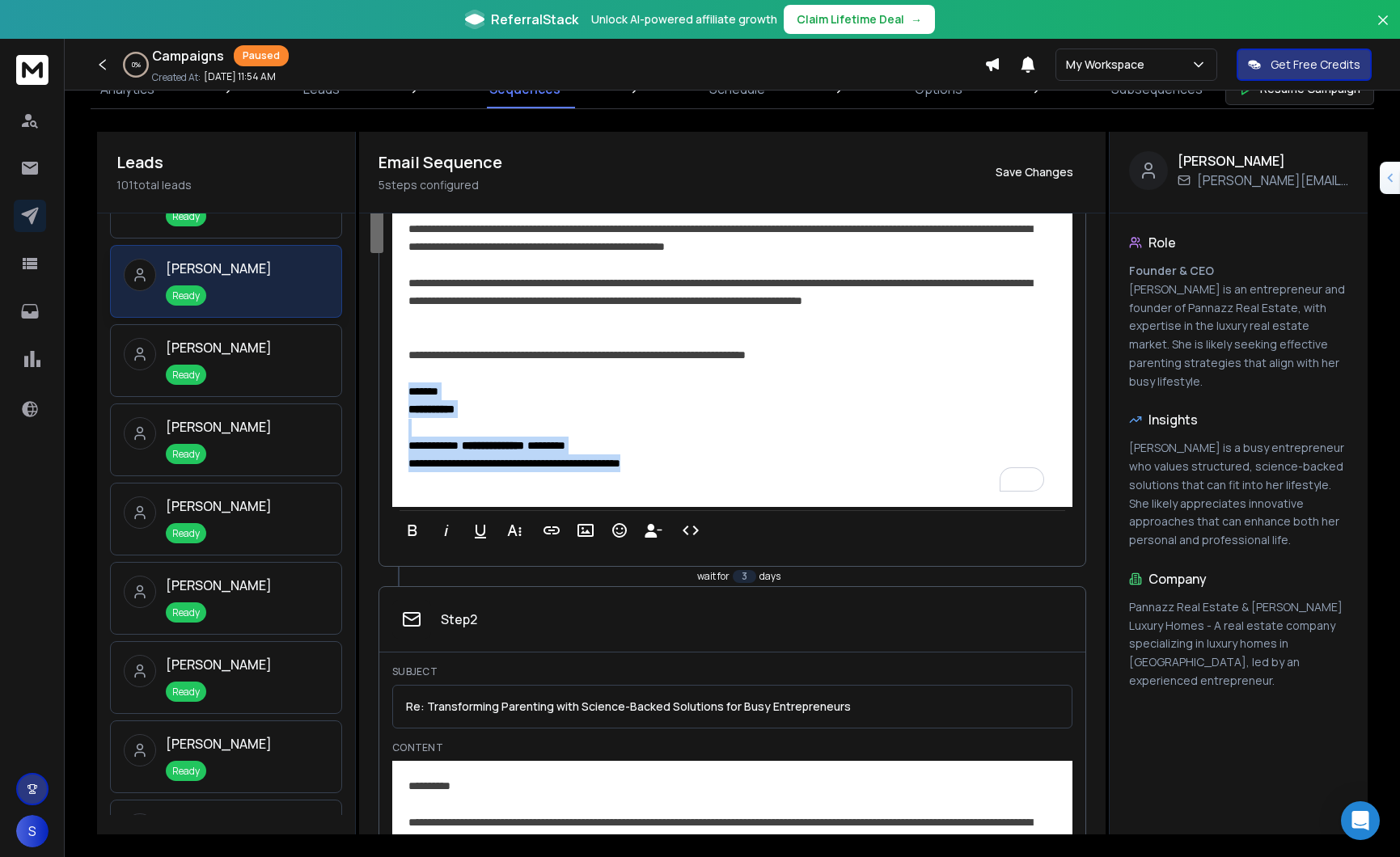
drag, startPoint x: 707, startPoint y: 465, endPoint x: 399, endPoint y: 388, distance: 317.5
click at [399, 388] on div "**********" at bounding box center [732, 337] width 681 height 340
copy div "**********"
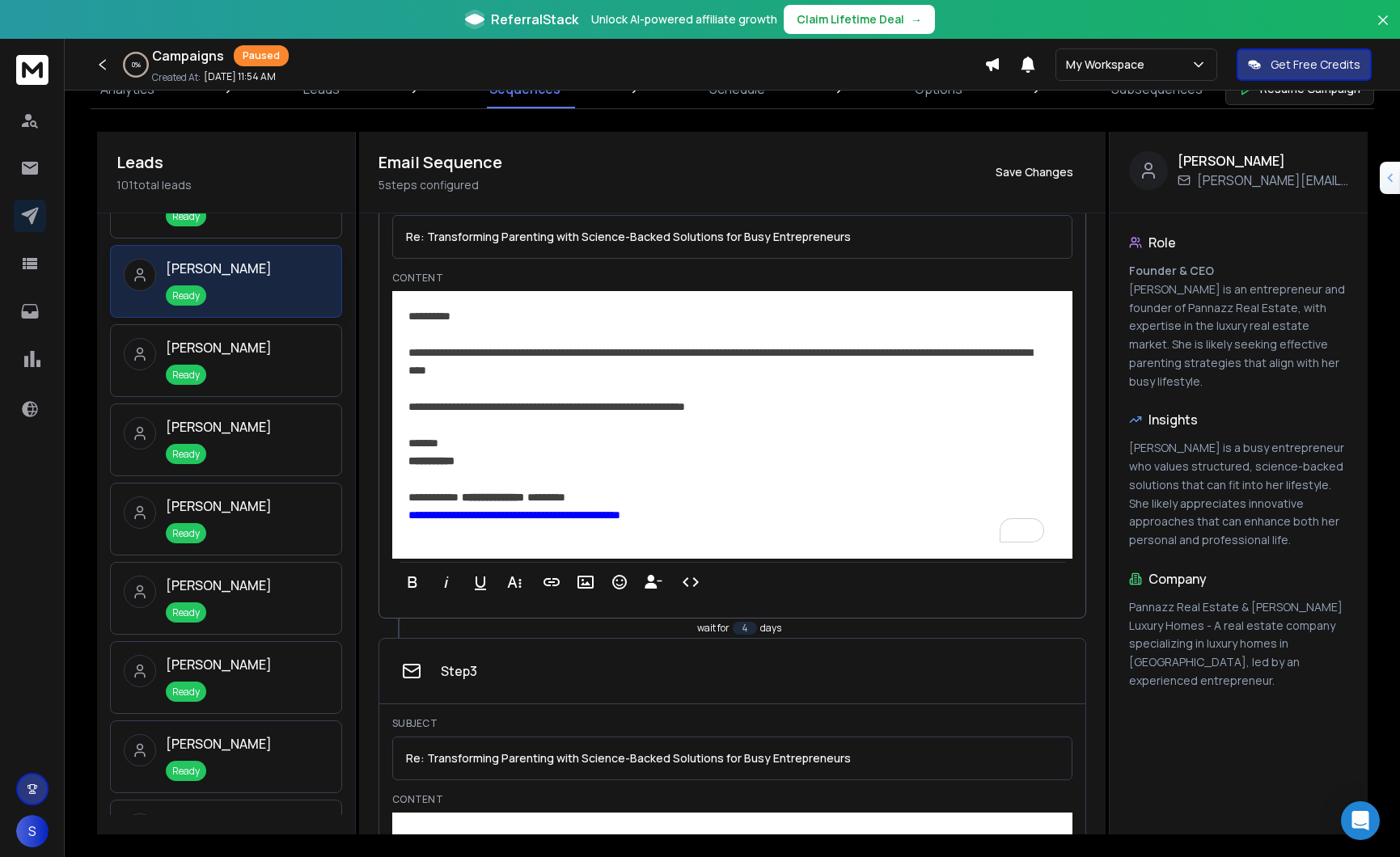
scroll to position [701, 0]
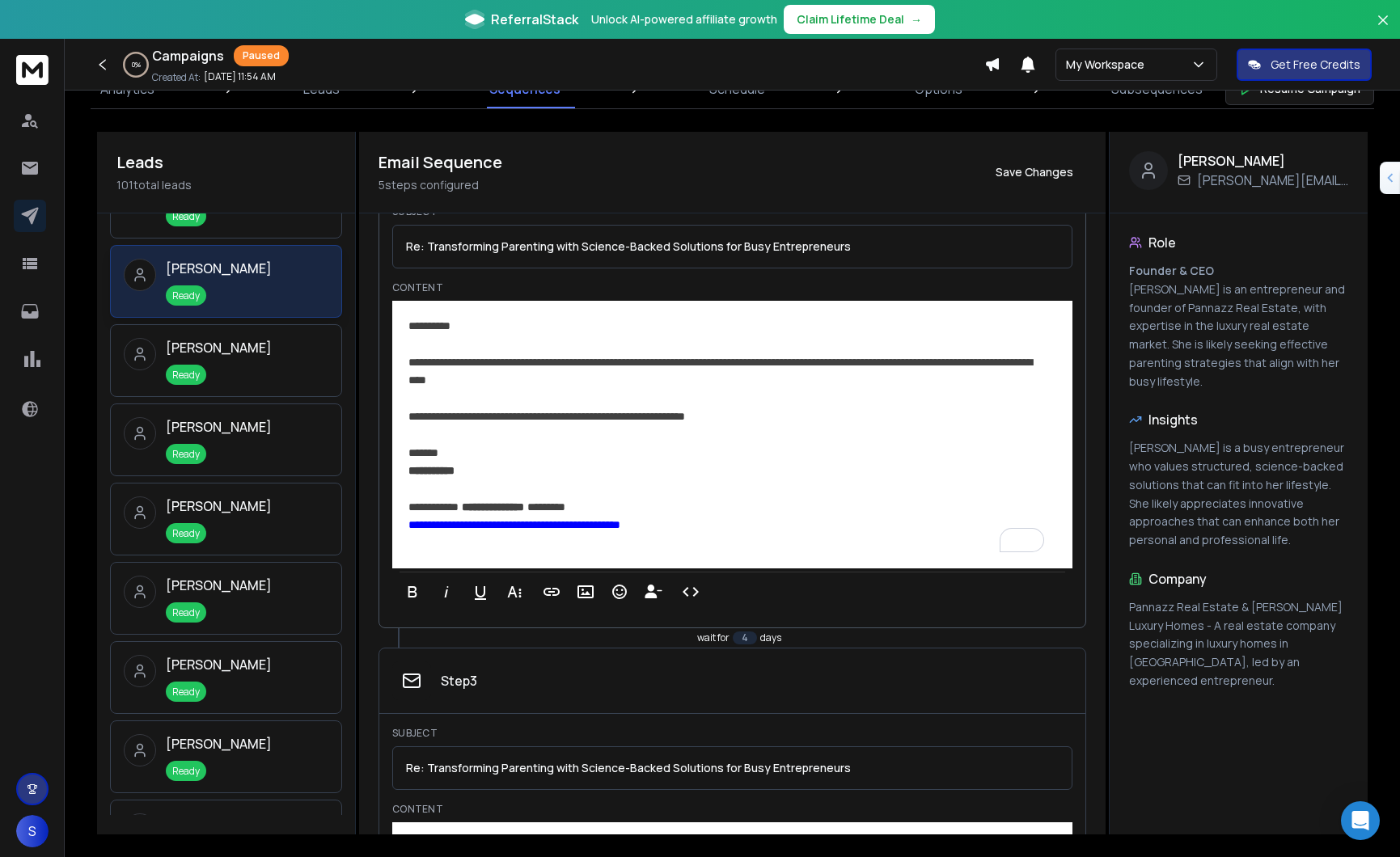
click at [571, 546] on div "To enrich screen reader interactions, please activate Accessibility in Grammarl…" at bounding box center [732, 543] width 648 height 18
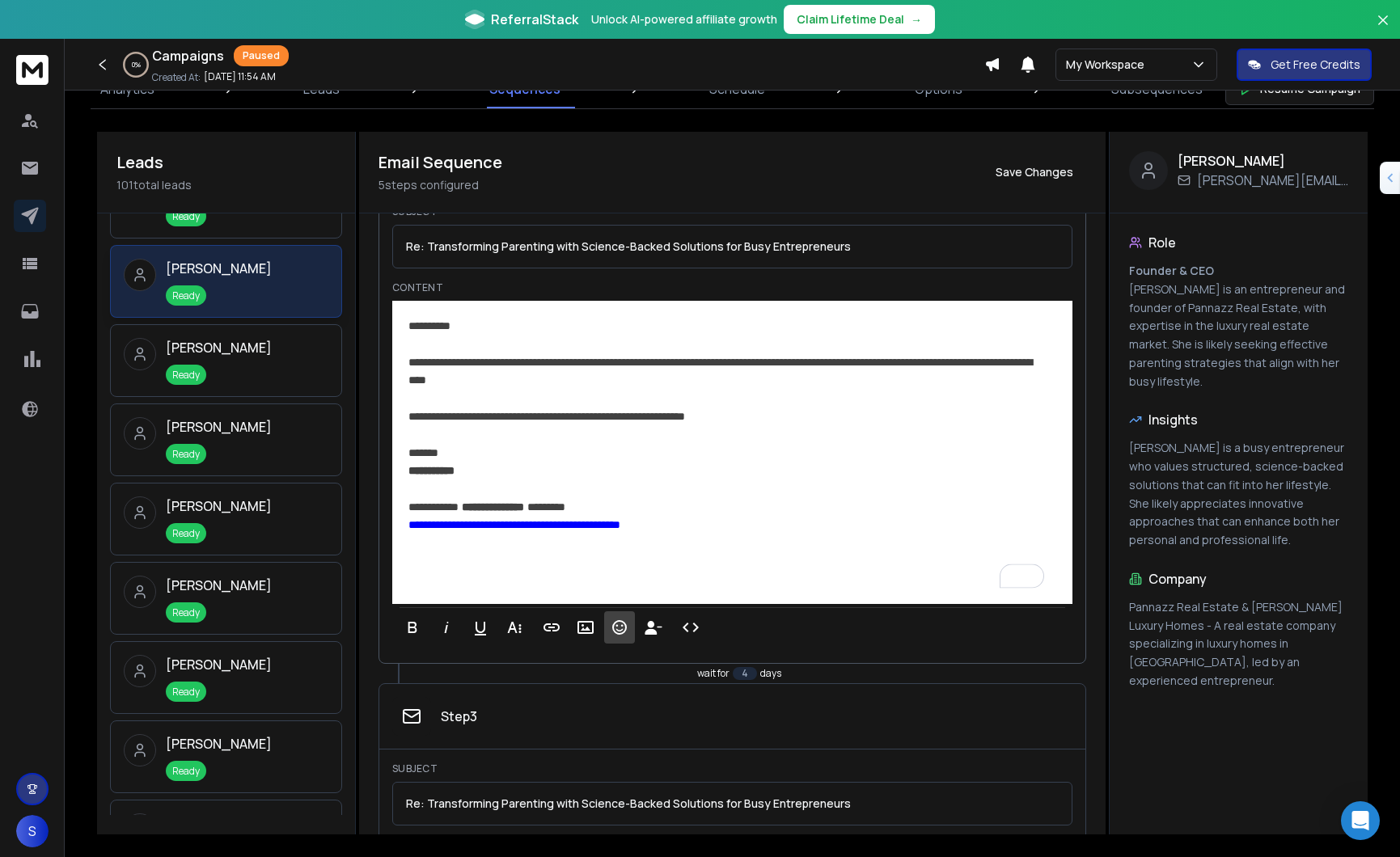
click at [634, 636] on button "Emoticons" at bounding box center [620, 628] width 31 height 32
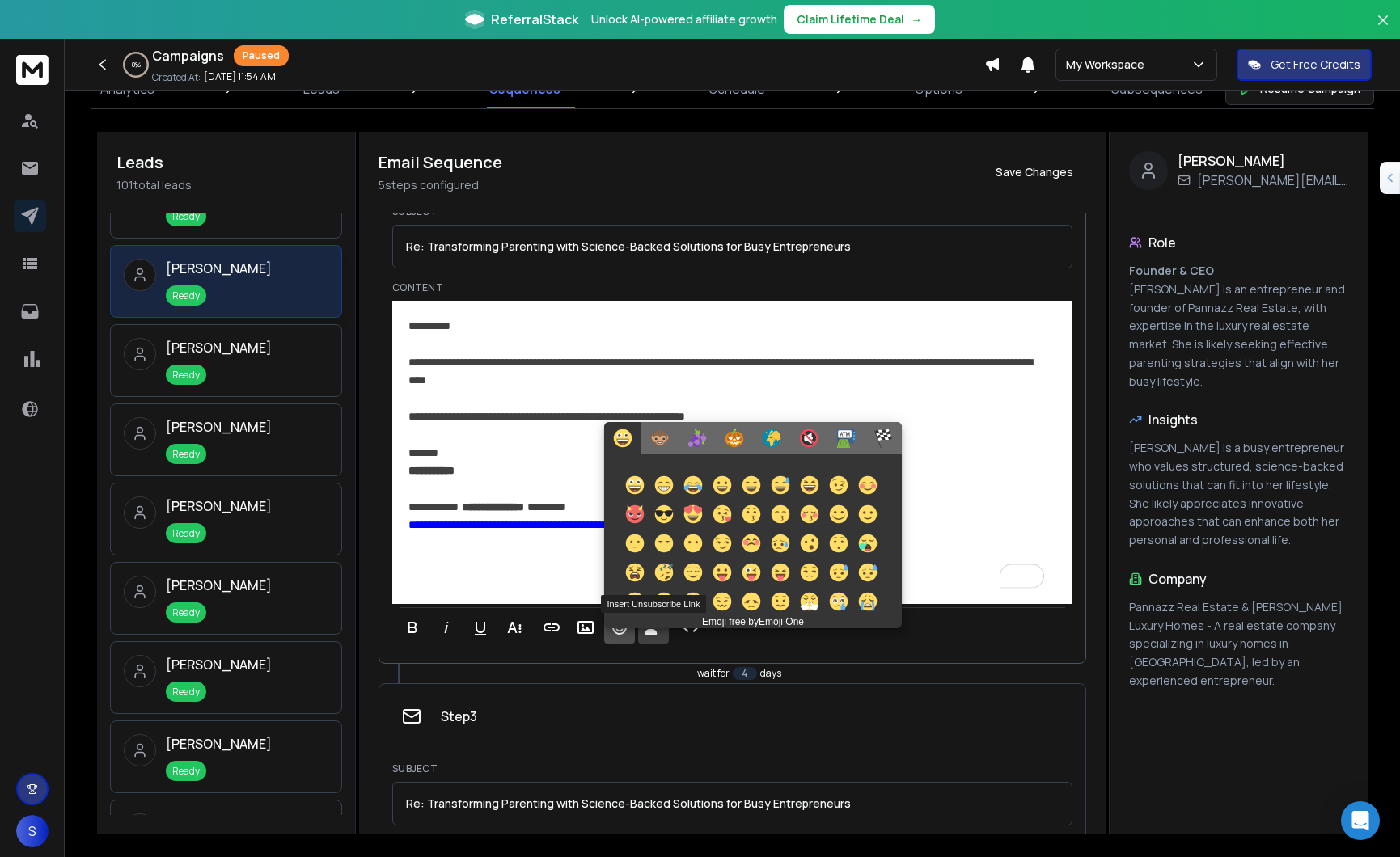
click at [657, 630] on icon "button" at bounding box center [654, 628] width 19 height 14
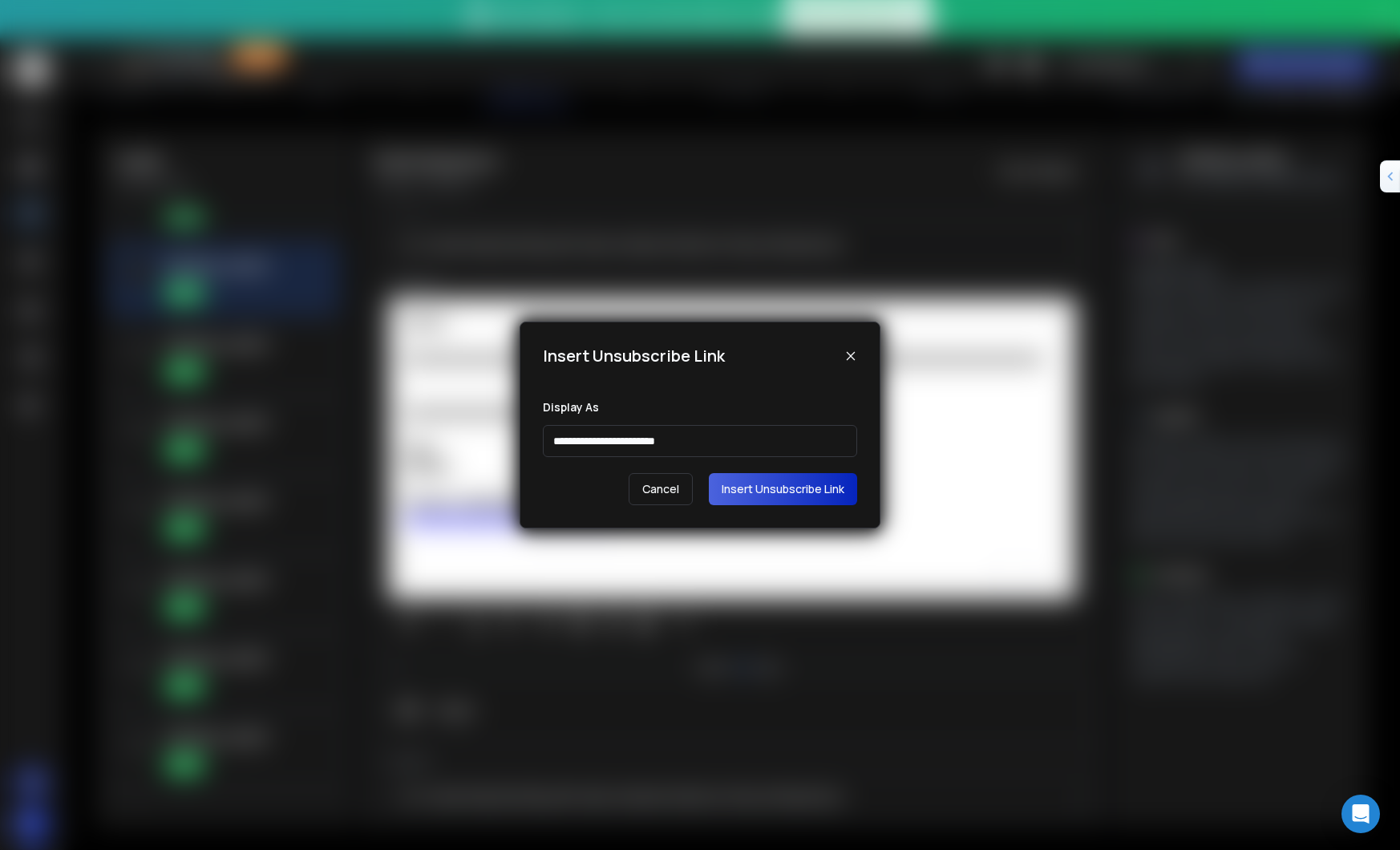
click at [769, 499] on button "Insert Unsubscribe Link" at bounding box center [783, 490] width 148 height 32
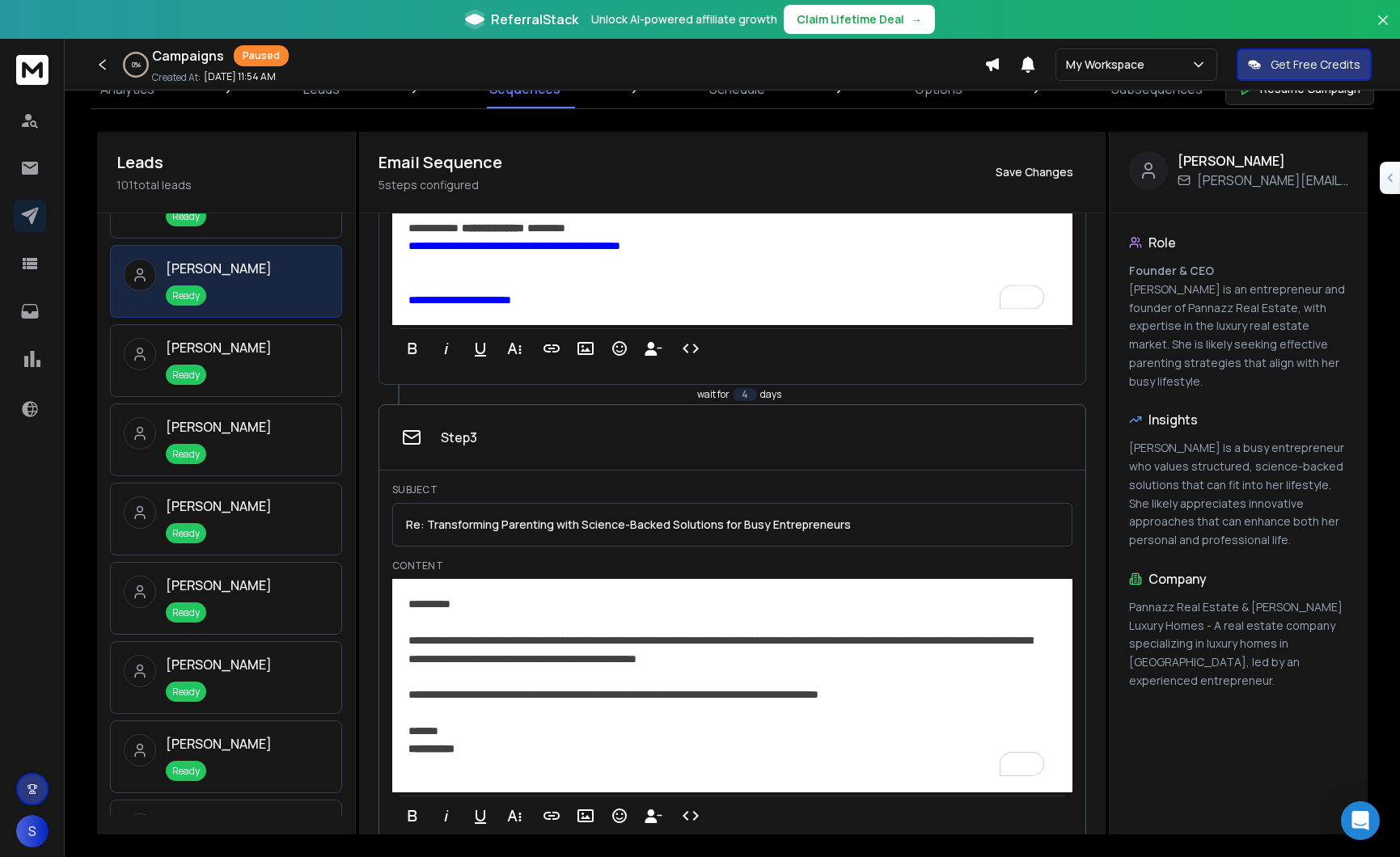
scroll to position [959, 0]
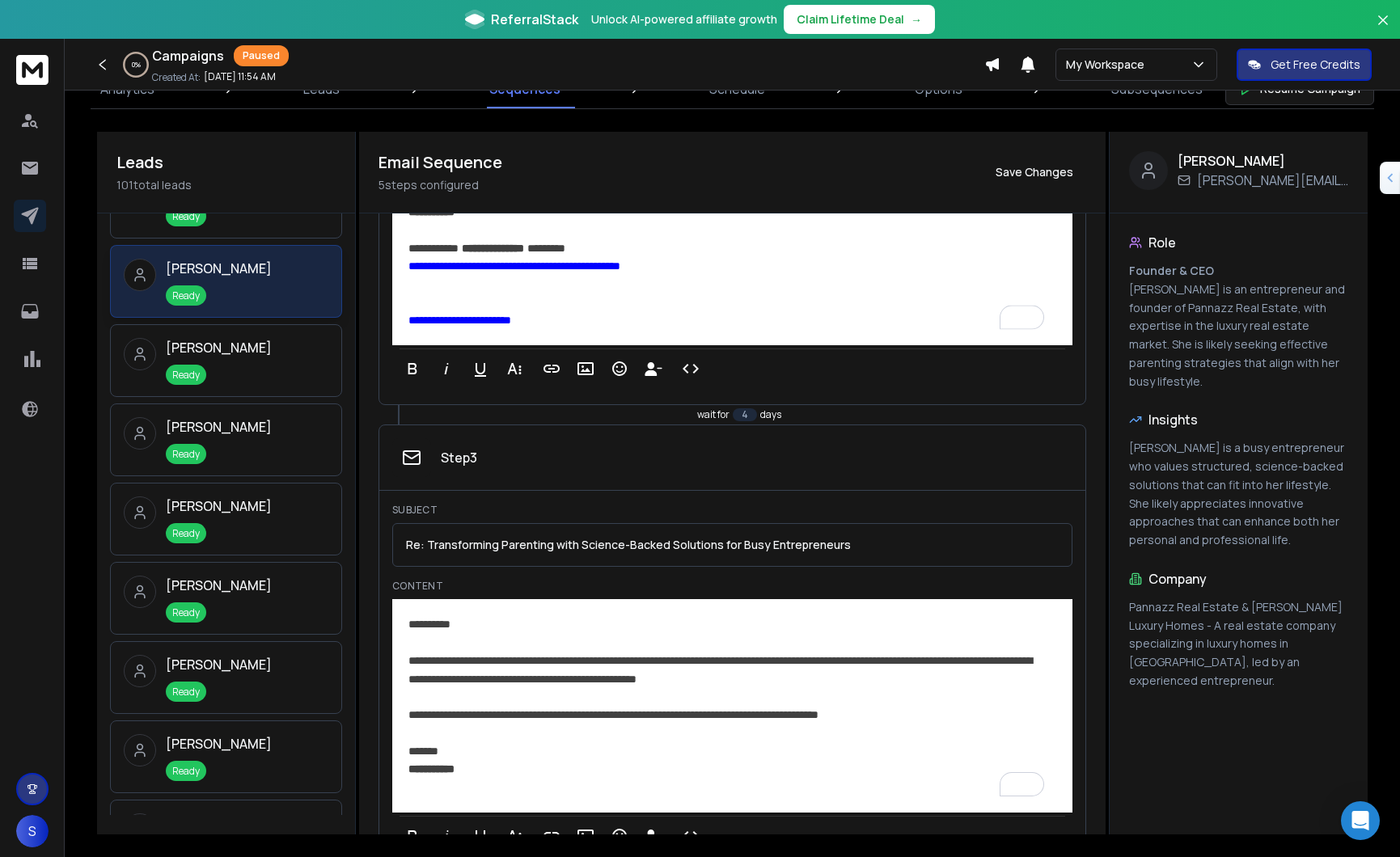
click at [469, 290] on div "To enrich screen reader interactions, please activate Accessibility in Grammarl…" at bounding box center [732, 284] width 648 height 18
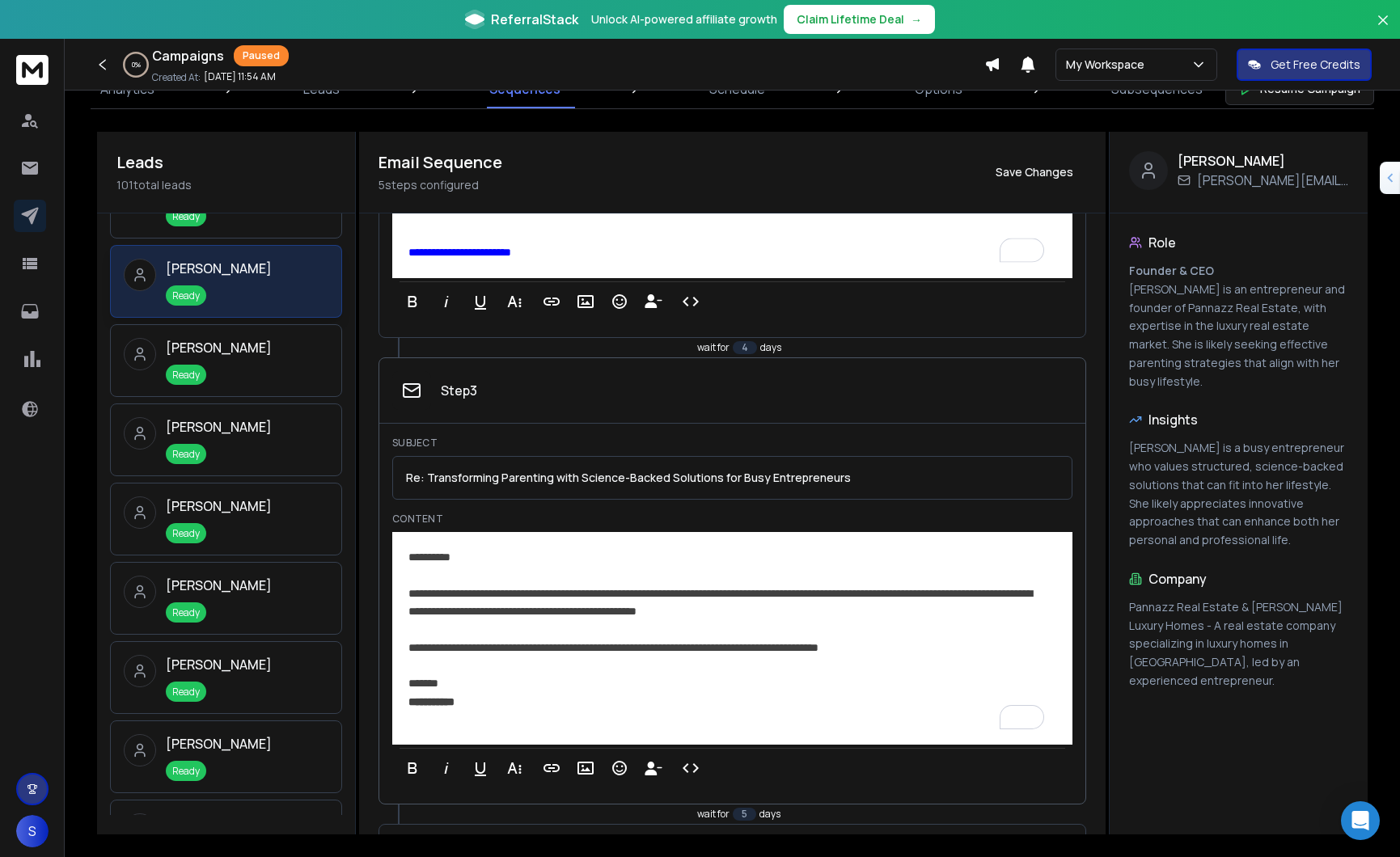
scroll to position [1152, 0]
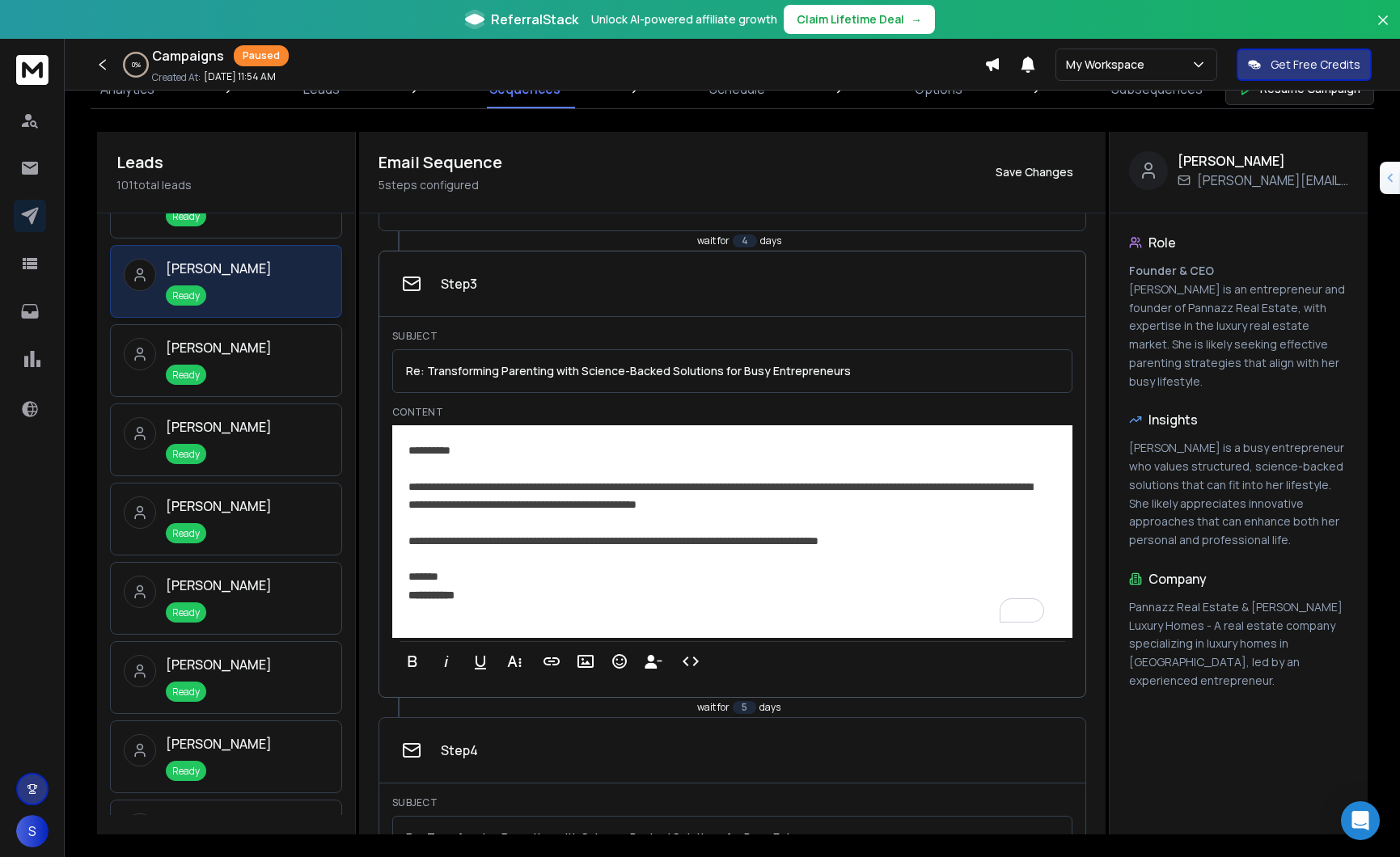
click at [485, 622] on div "To enrich screen reader interactions, please activate Accessibility in Grammarl…" at bounding box center [732, 613] width 648 height 18
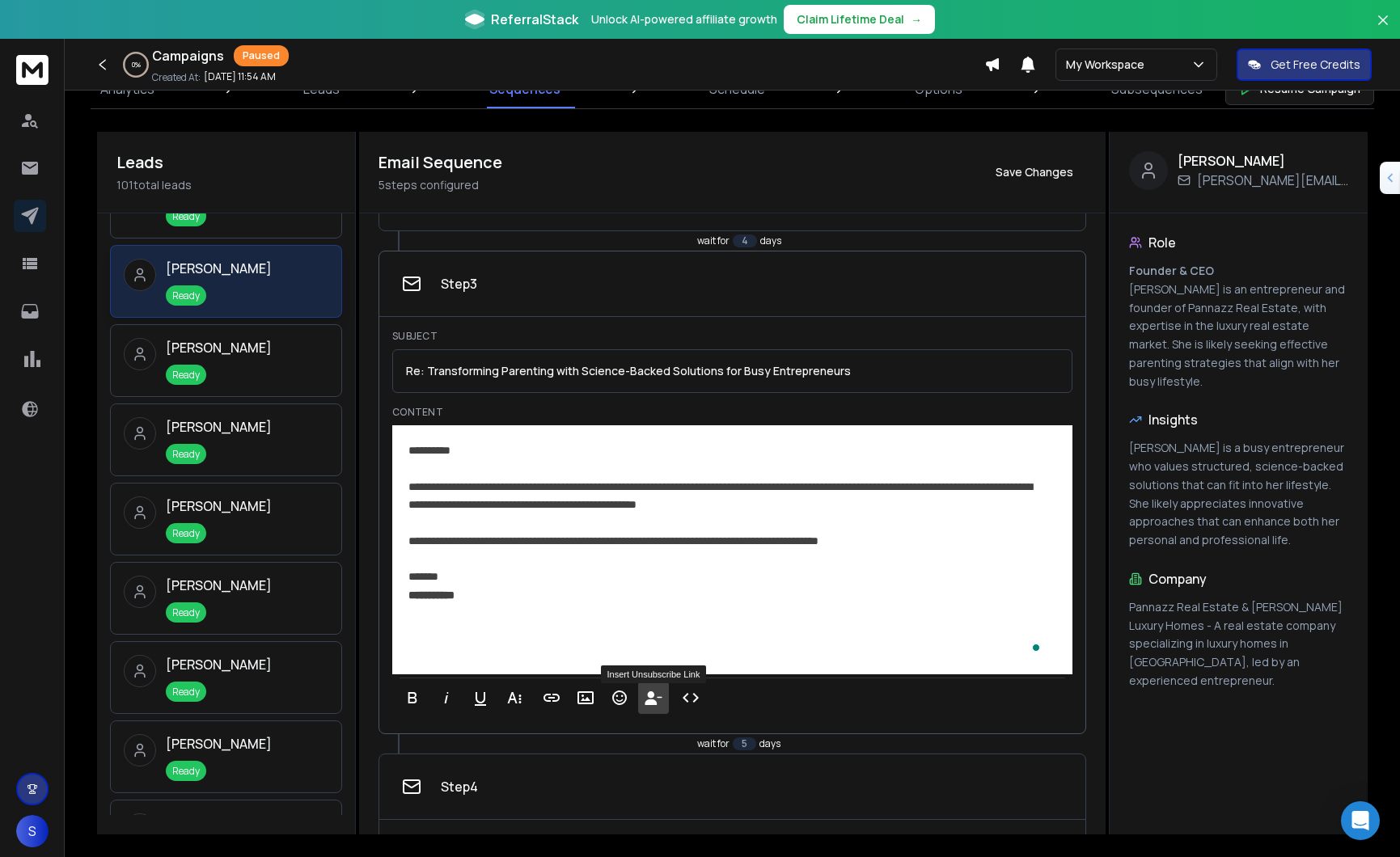
click at [660, 705] on icon "button" at bounding box center [654, 698] width 19 height 14
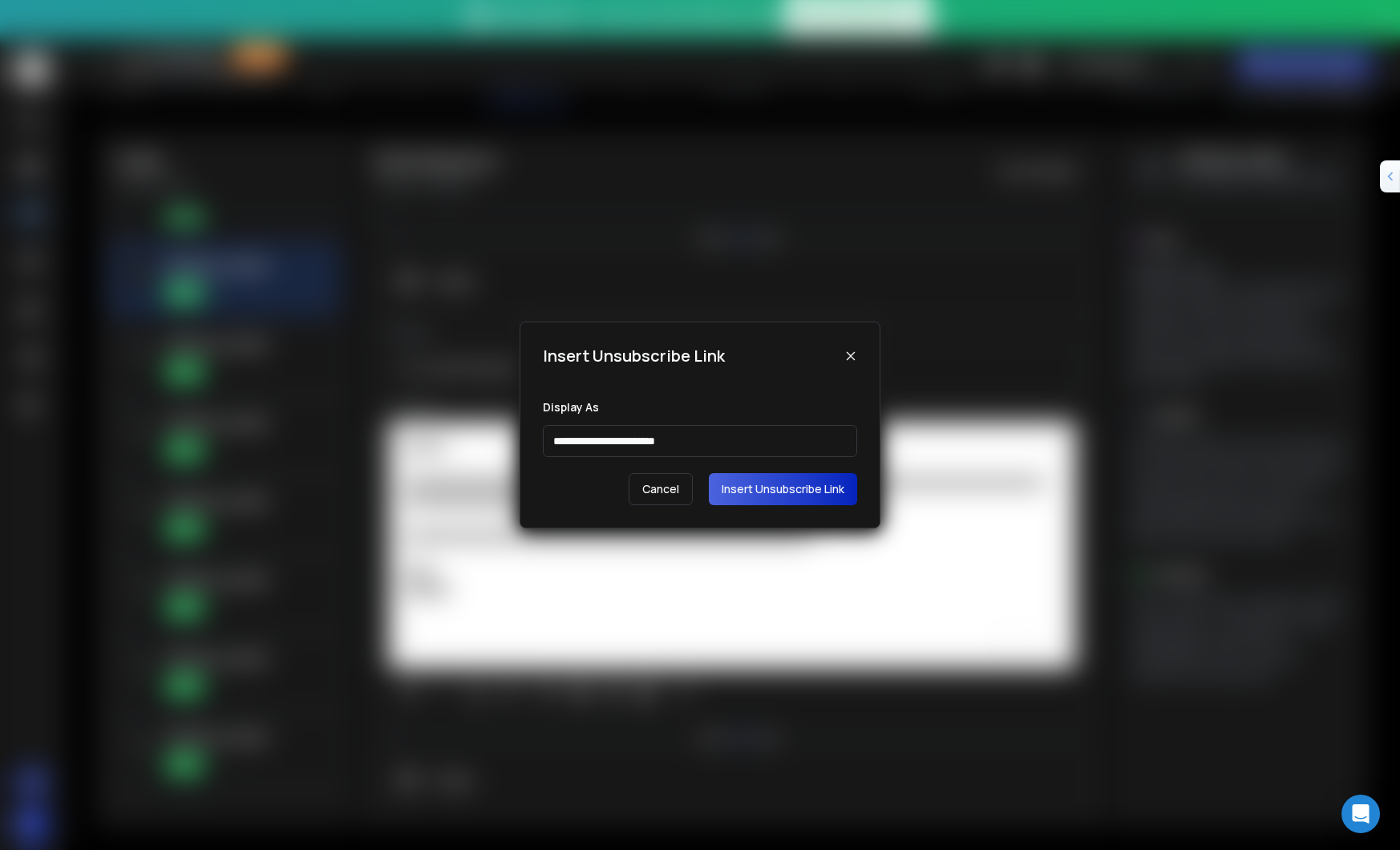
click at [754, 490] on button "Insert Unsubscribe Link" at bounding box center [783, 490] width 148 height 32
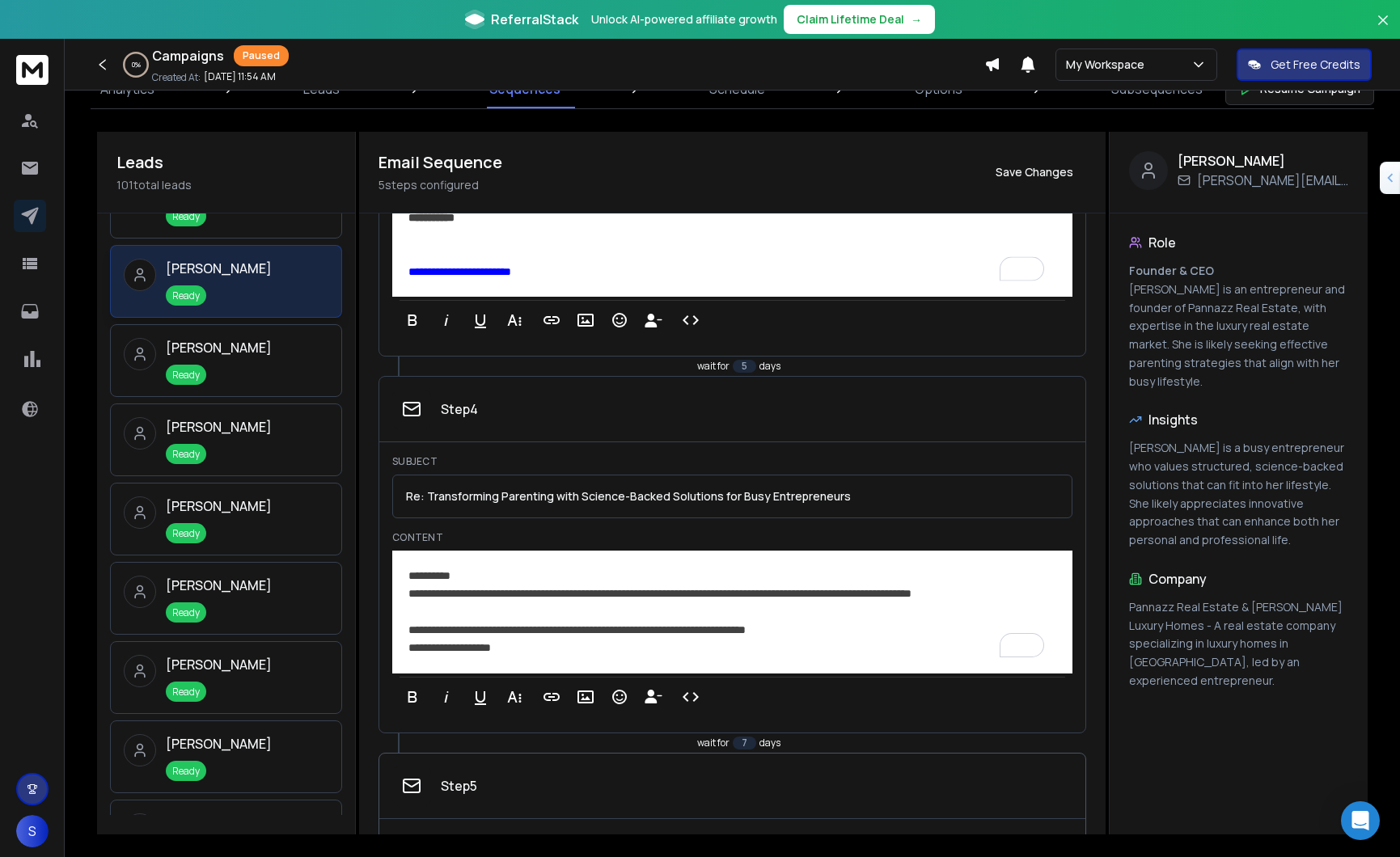
scroll to position [1599, 0]
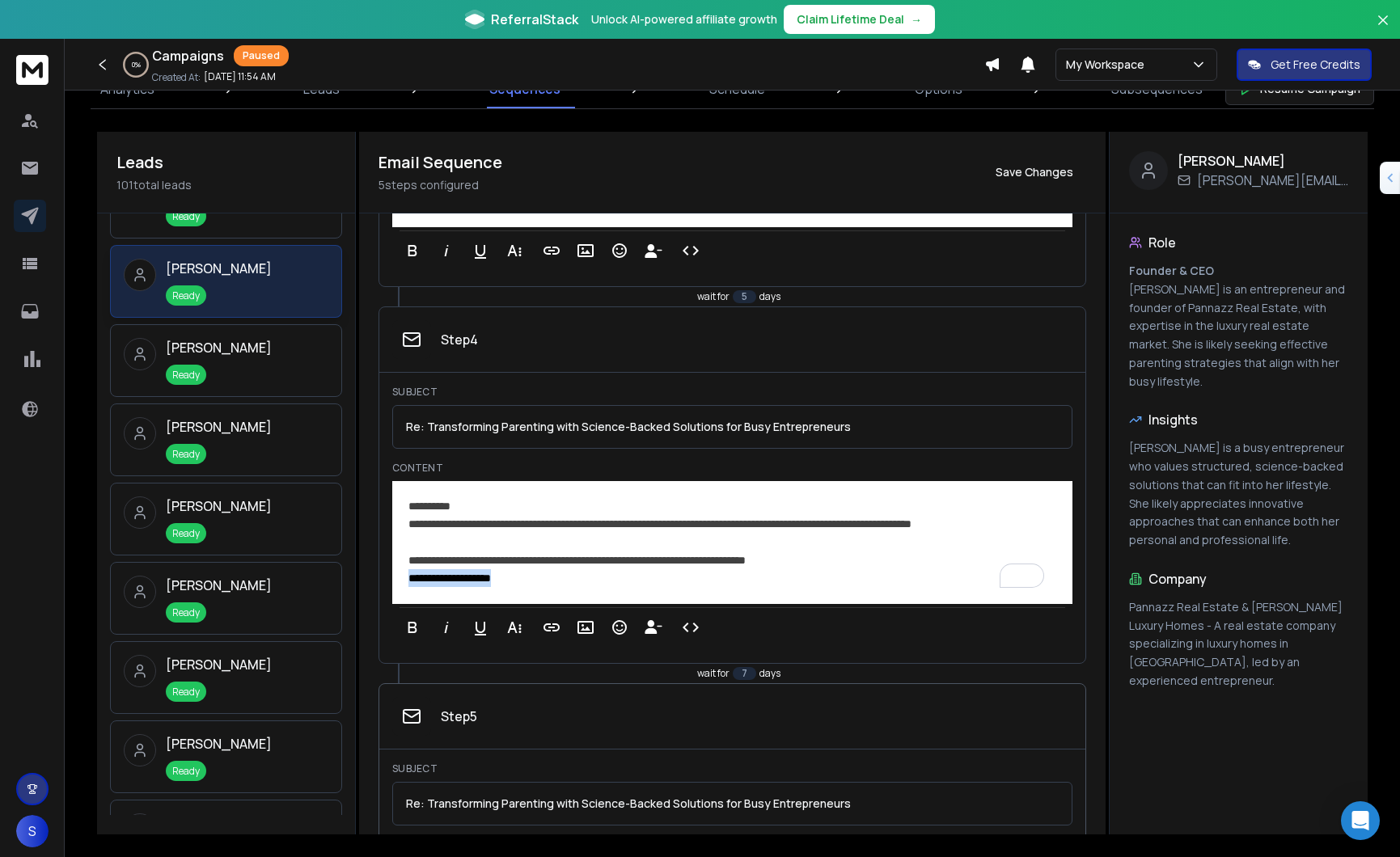
drag, startPoint x: 571, startPoint y: 583, endPoint x: 388, endPoint y: 579, distance: 183.0
click at [388, 579] on div "**********" at bounding box center [732, 518] width 706 height 291
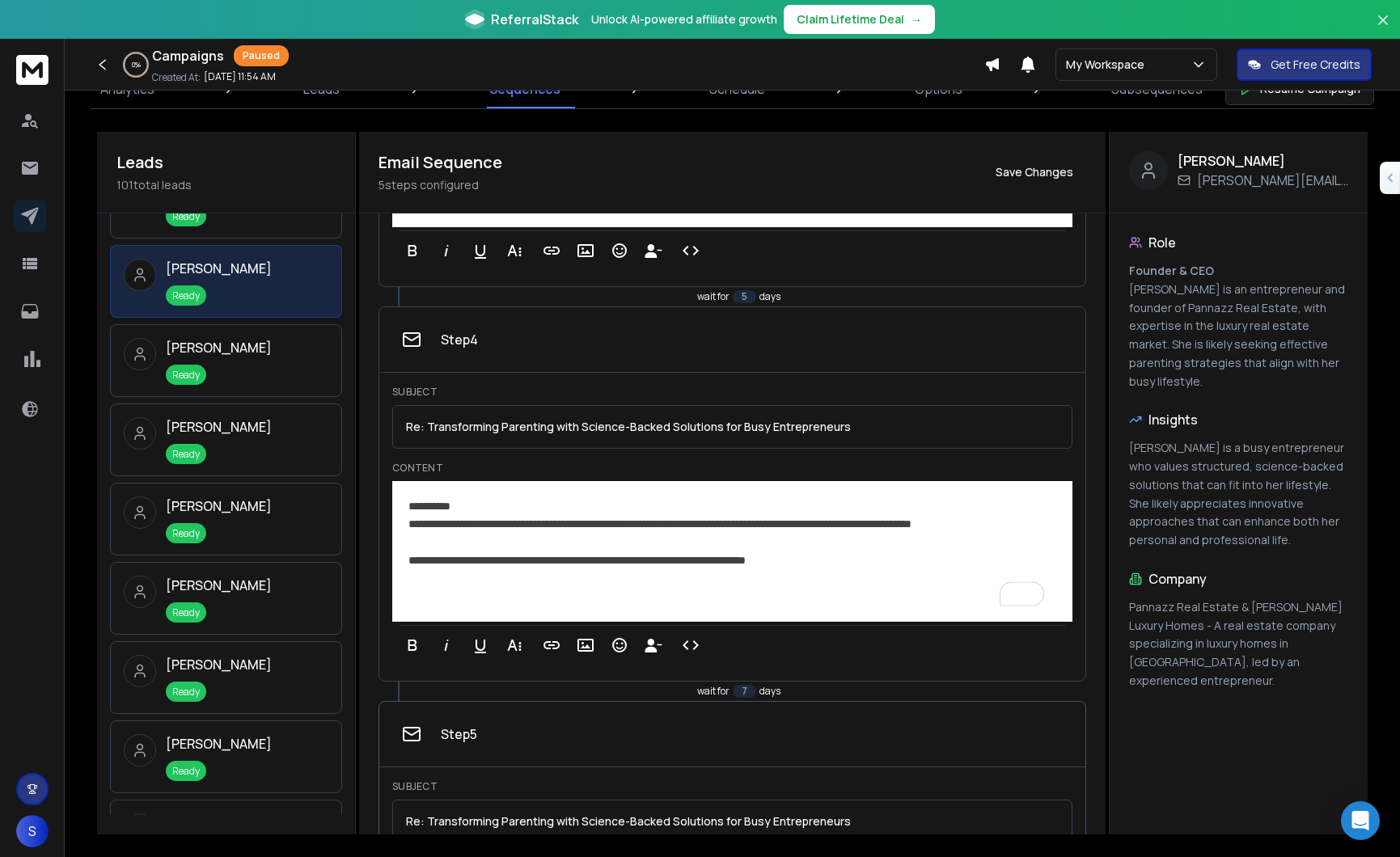
click at [525, 515] on p "**********" at bounding box center [727, 507] width 636 height 18
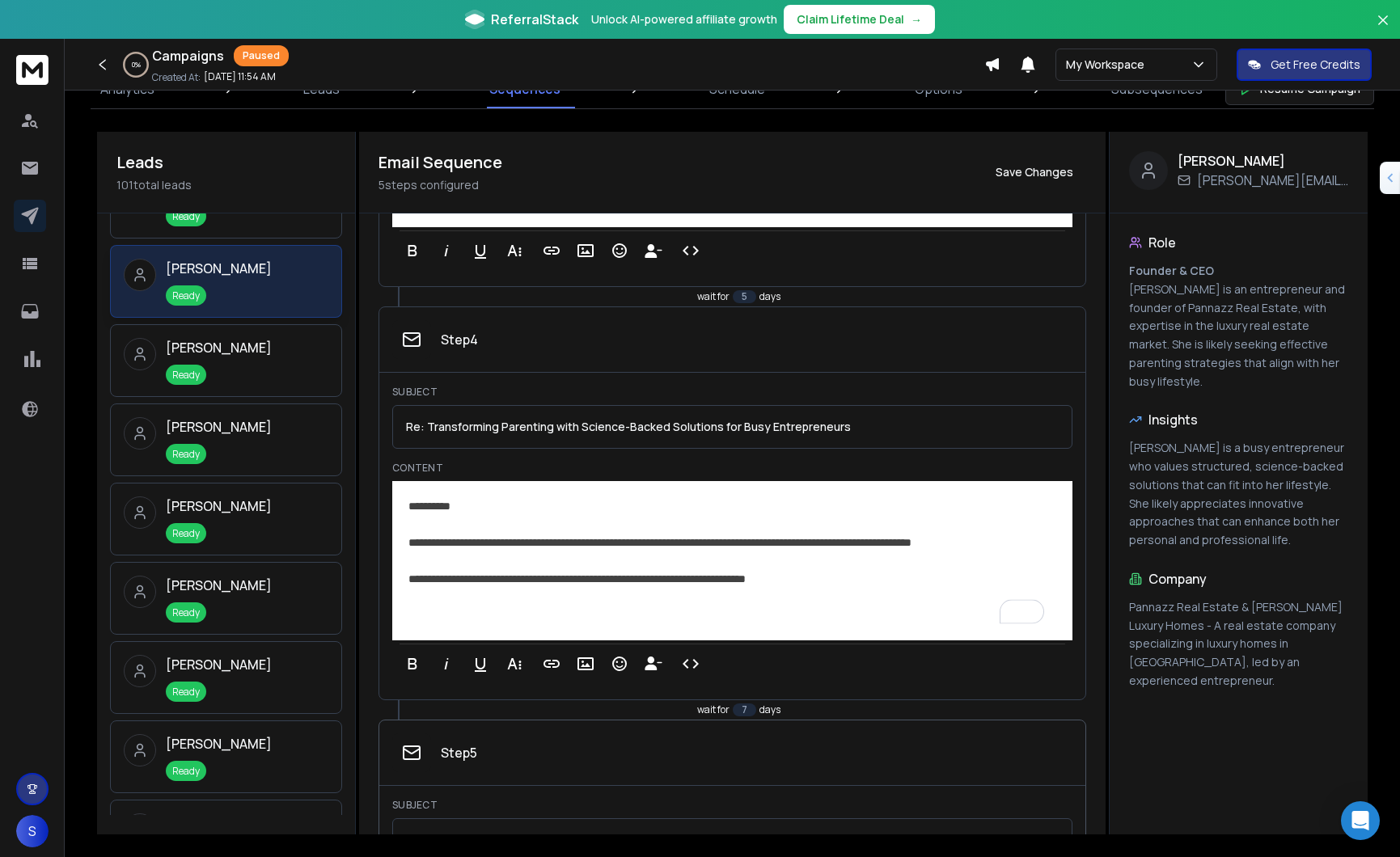
click at [466, 559] on p "**********" at bounding box center [727, 552] width 636 height 36
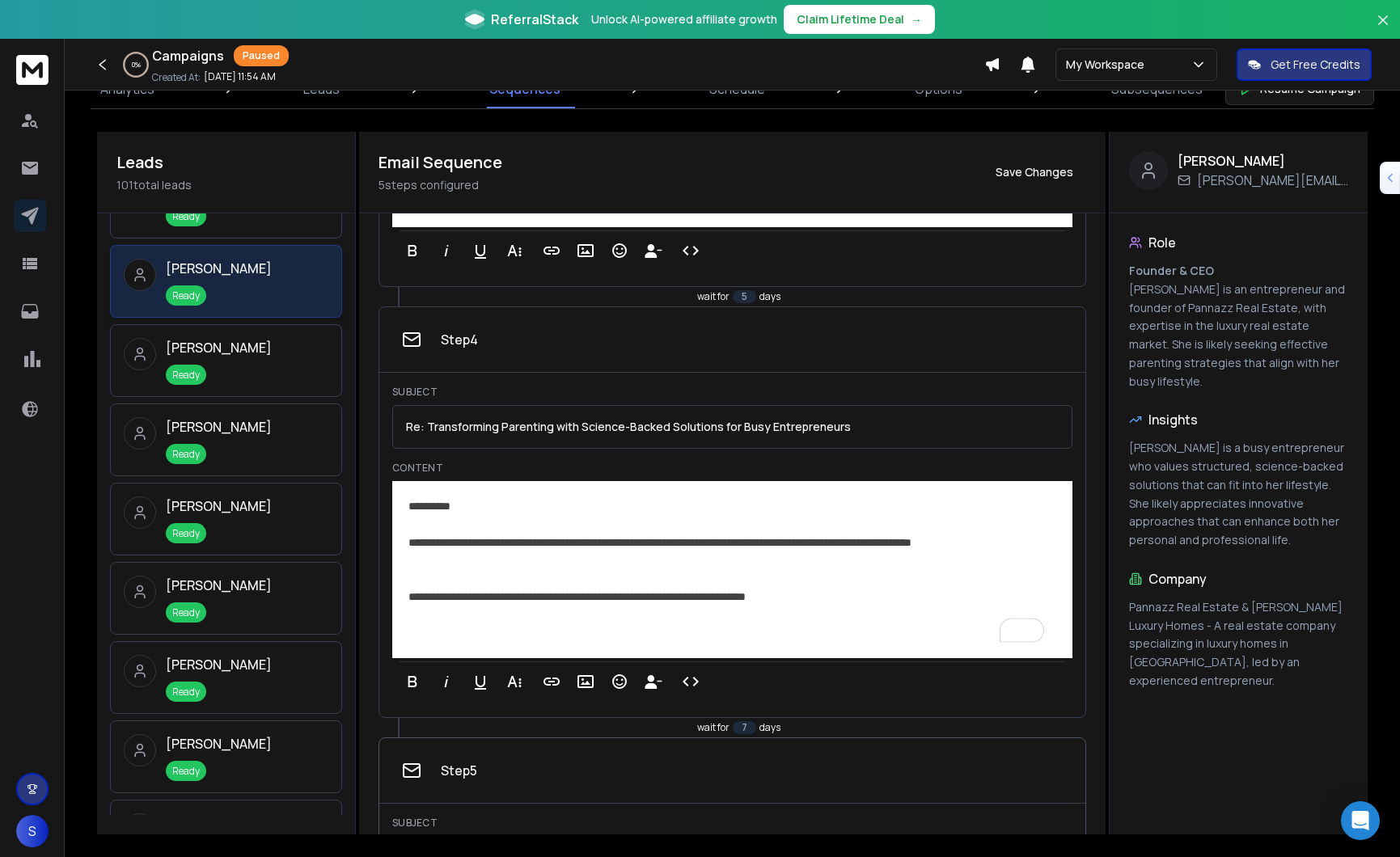
click at [461, 634] on div "To enrich screen reader interactions, please activate Accessibility in Grammarl…" at bounding box center [732, 634] width 648 height 18
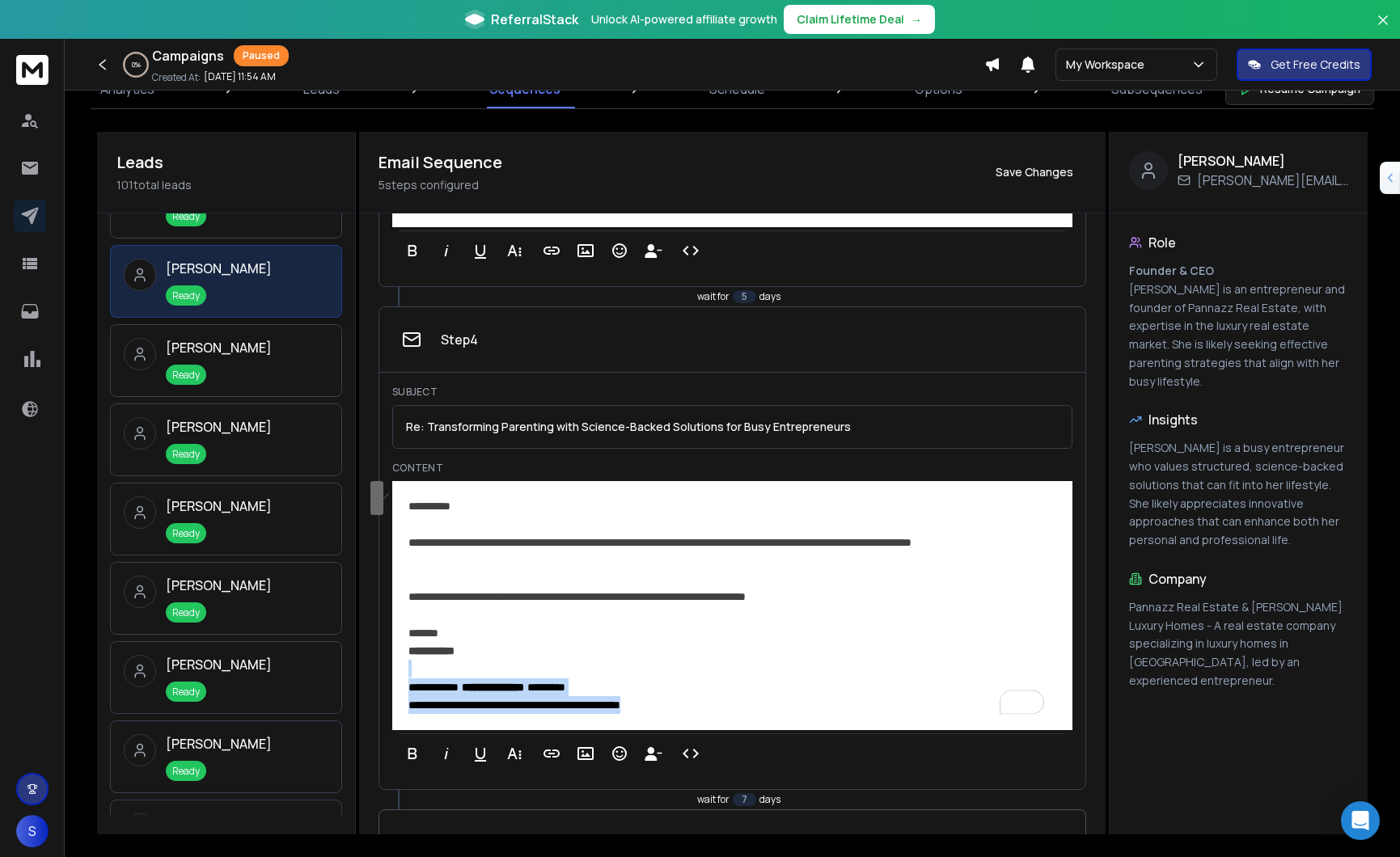
drag, startPoint x: 708, startPoint y: 702, endPoint x: 413, endPoint y: 676, distance: 296.1
click at [413, 676] on div "**********" at bounding box center [732, 606] width 681 height 249
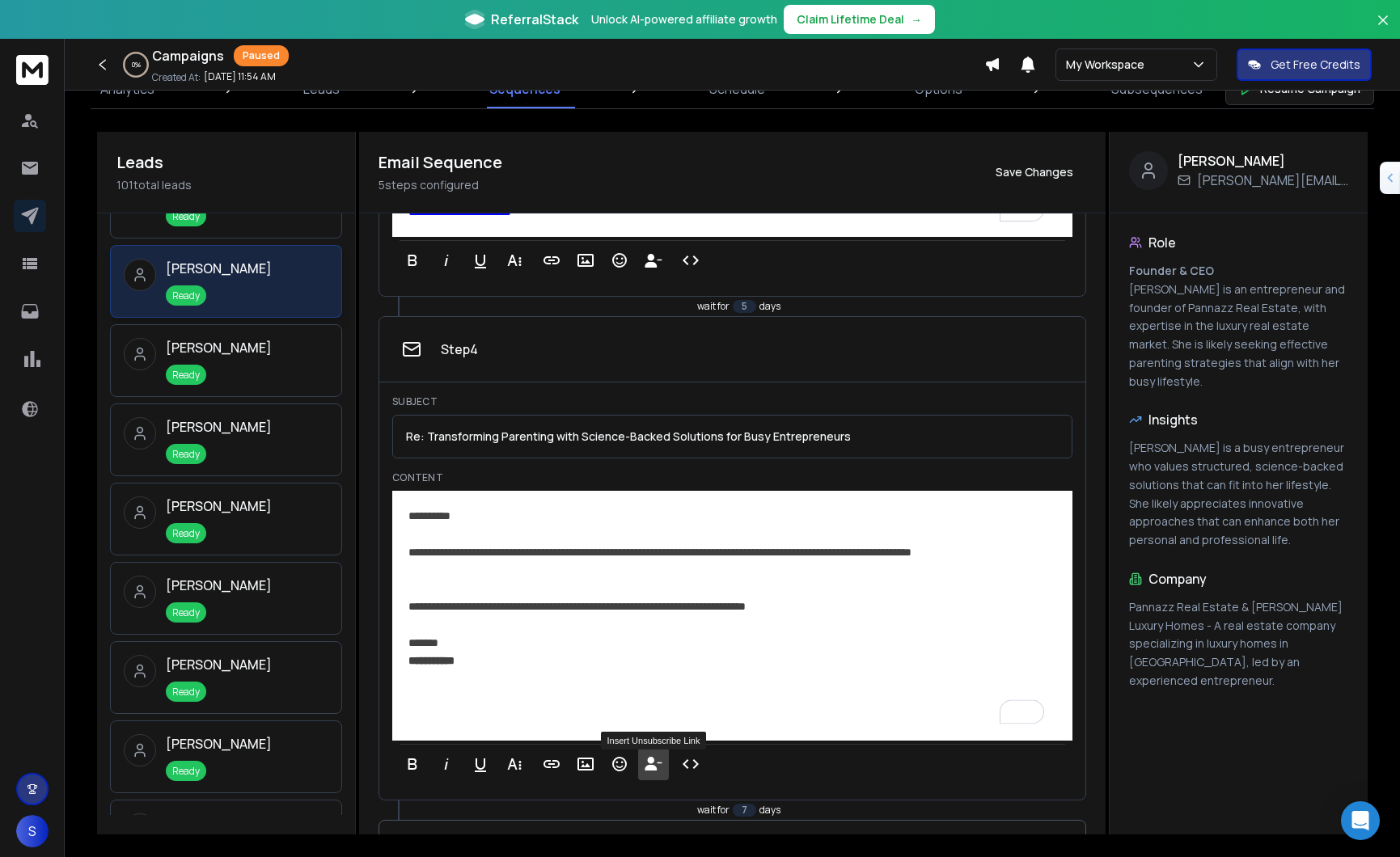
click at [667, 771] on button "Insert Unsubscribe Link" at bounding box center [654, 765] width 31 height 32
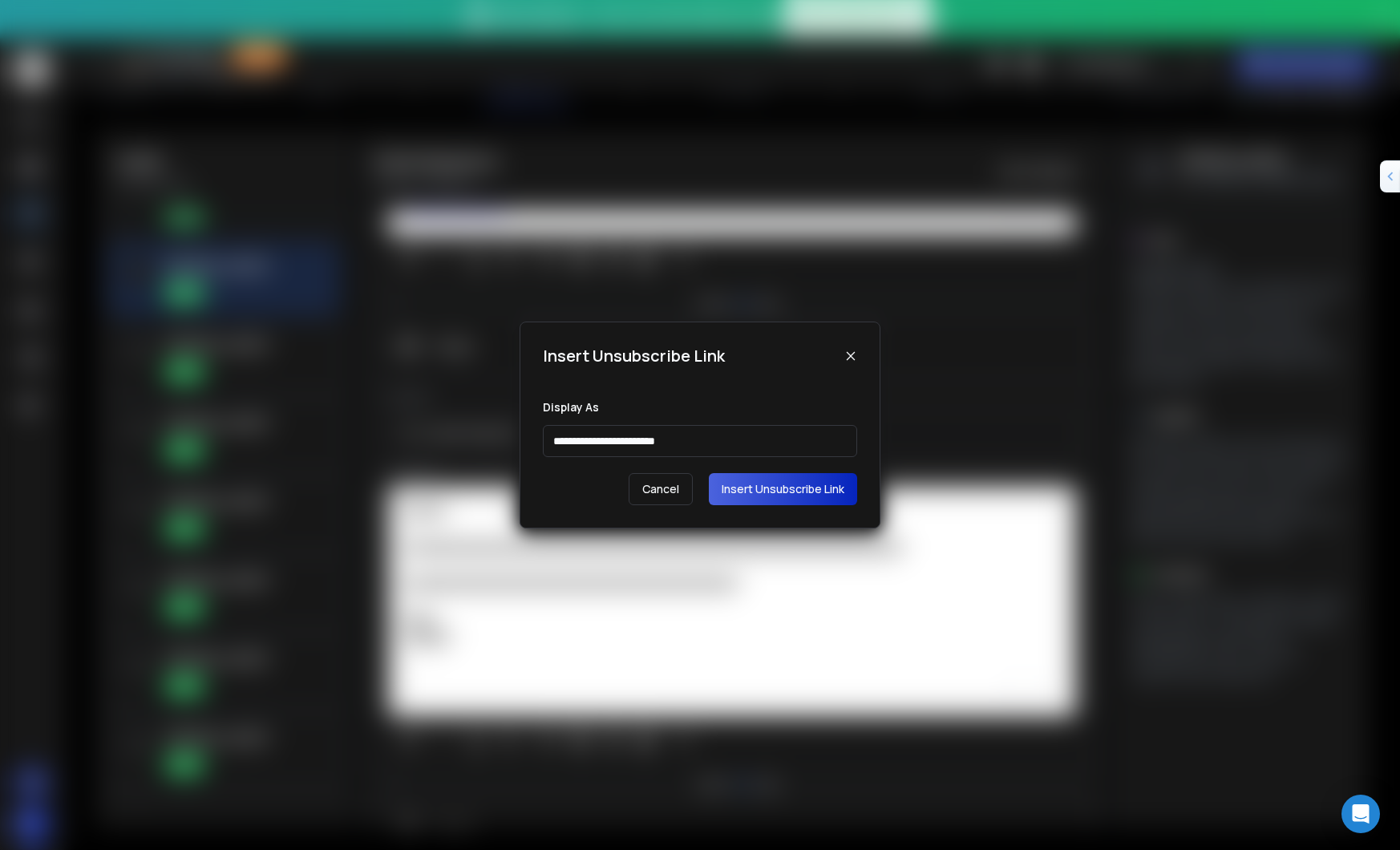
click at [761, 485] on button "Insert Unsubscribe Link" at bounding box center [783, 490] width 148 height 32
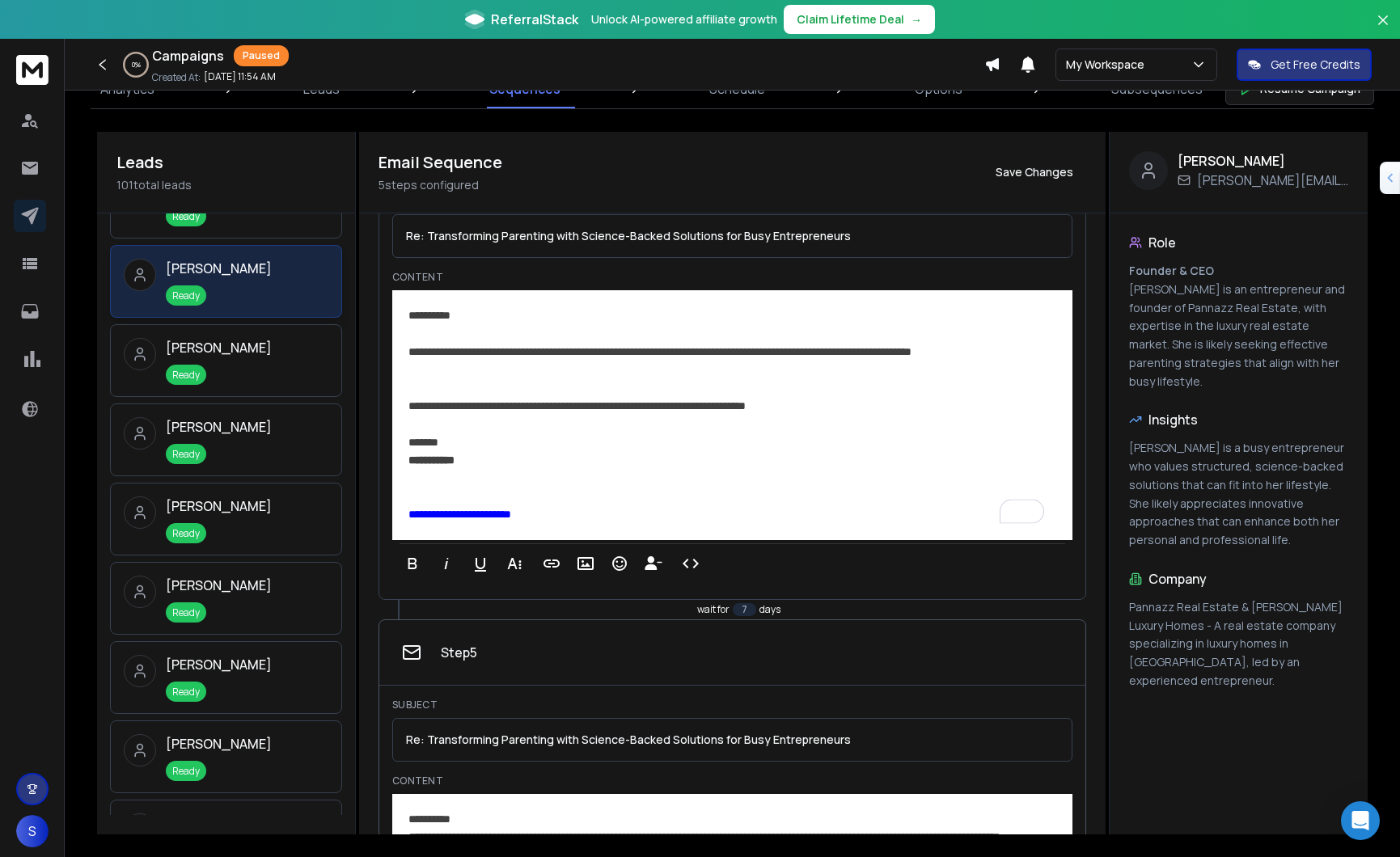
scroll to position [1953, 0]
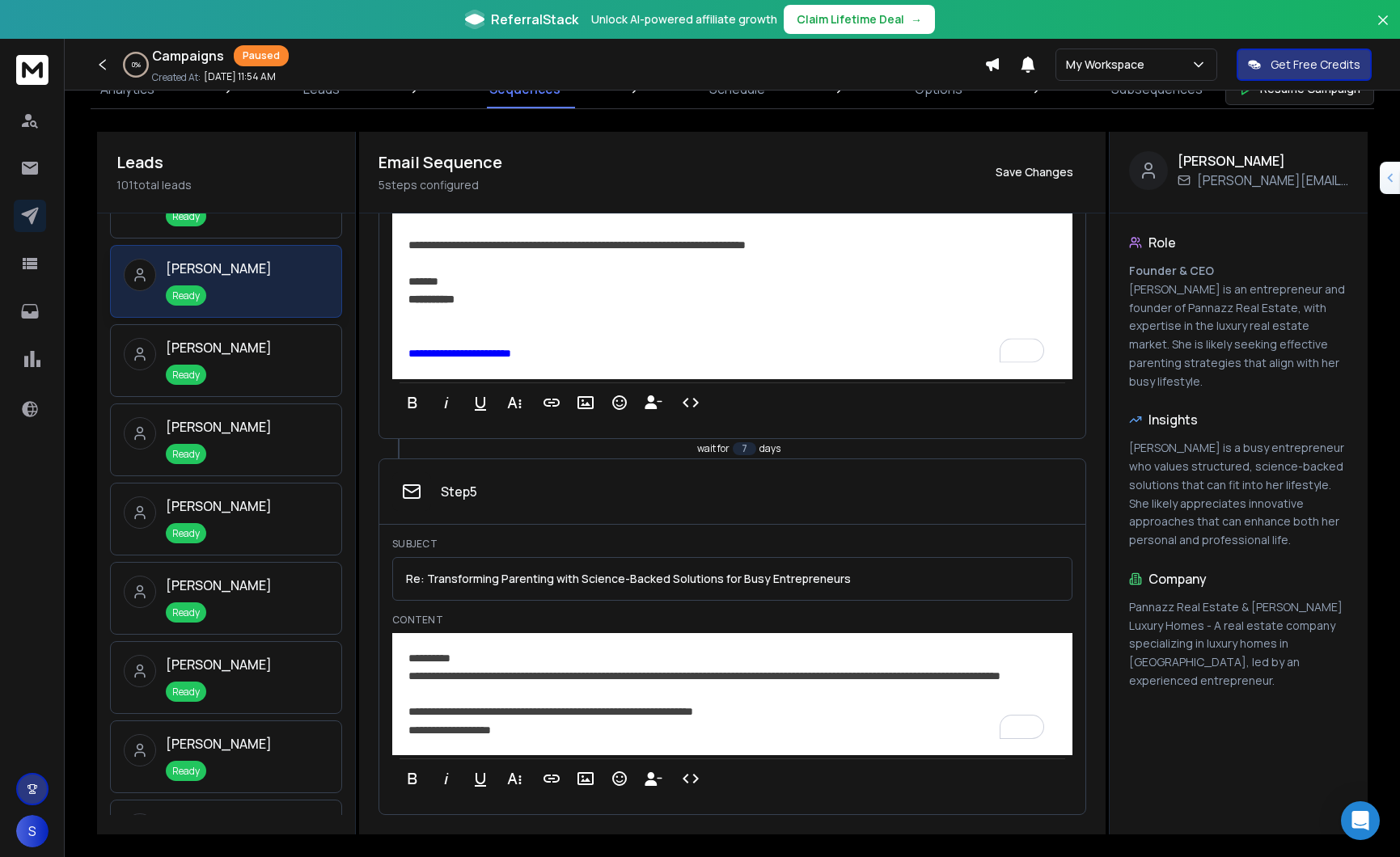
click at [490, 659] on p "**********" at bounding box center [727, 659] width 636 height 18
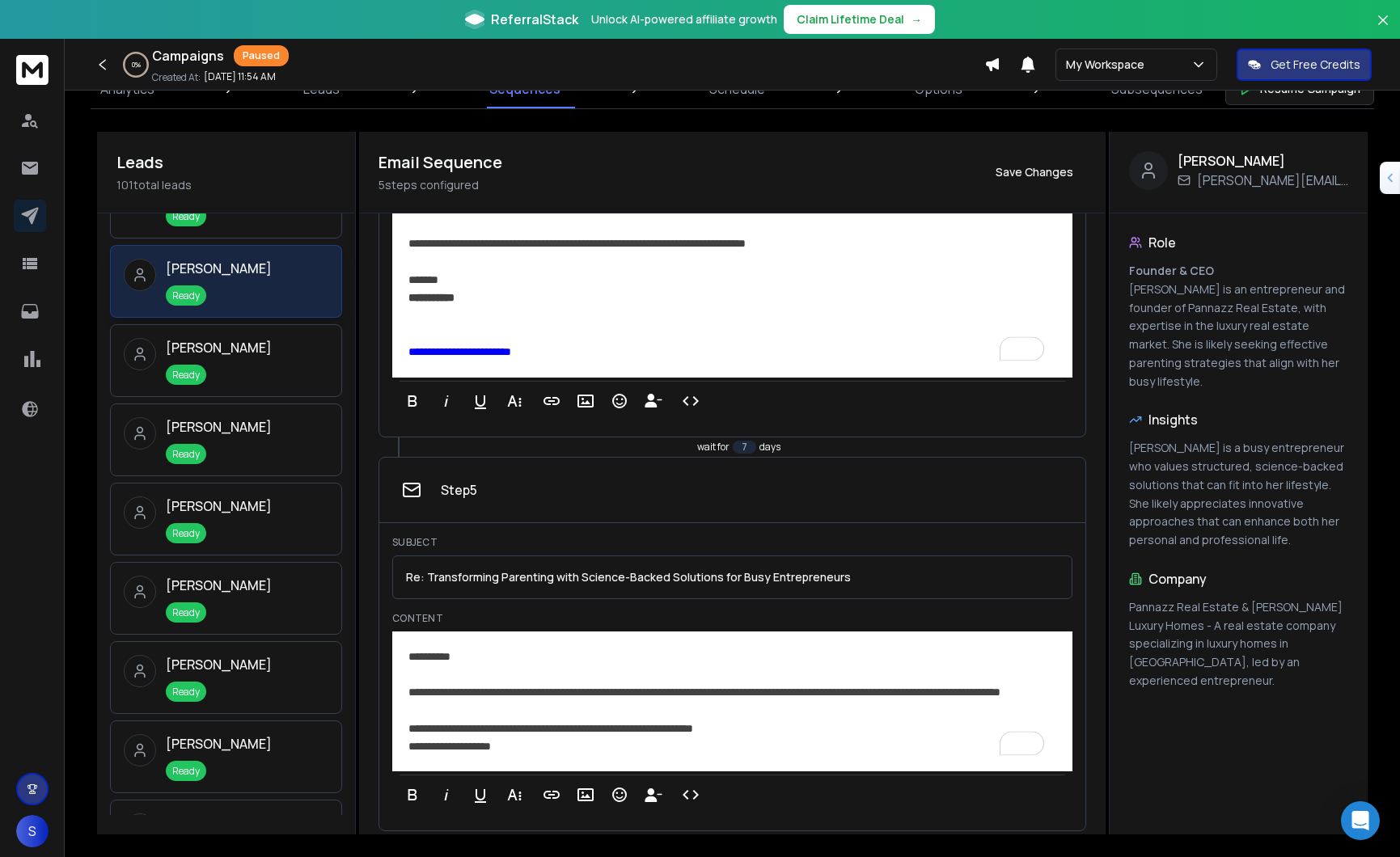
click at [518, 709] on p "**********" at bounding box center [727, 702] width 636 height 36
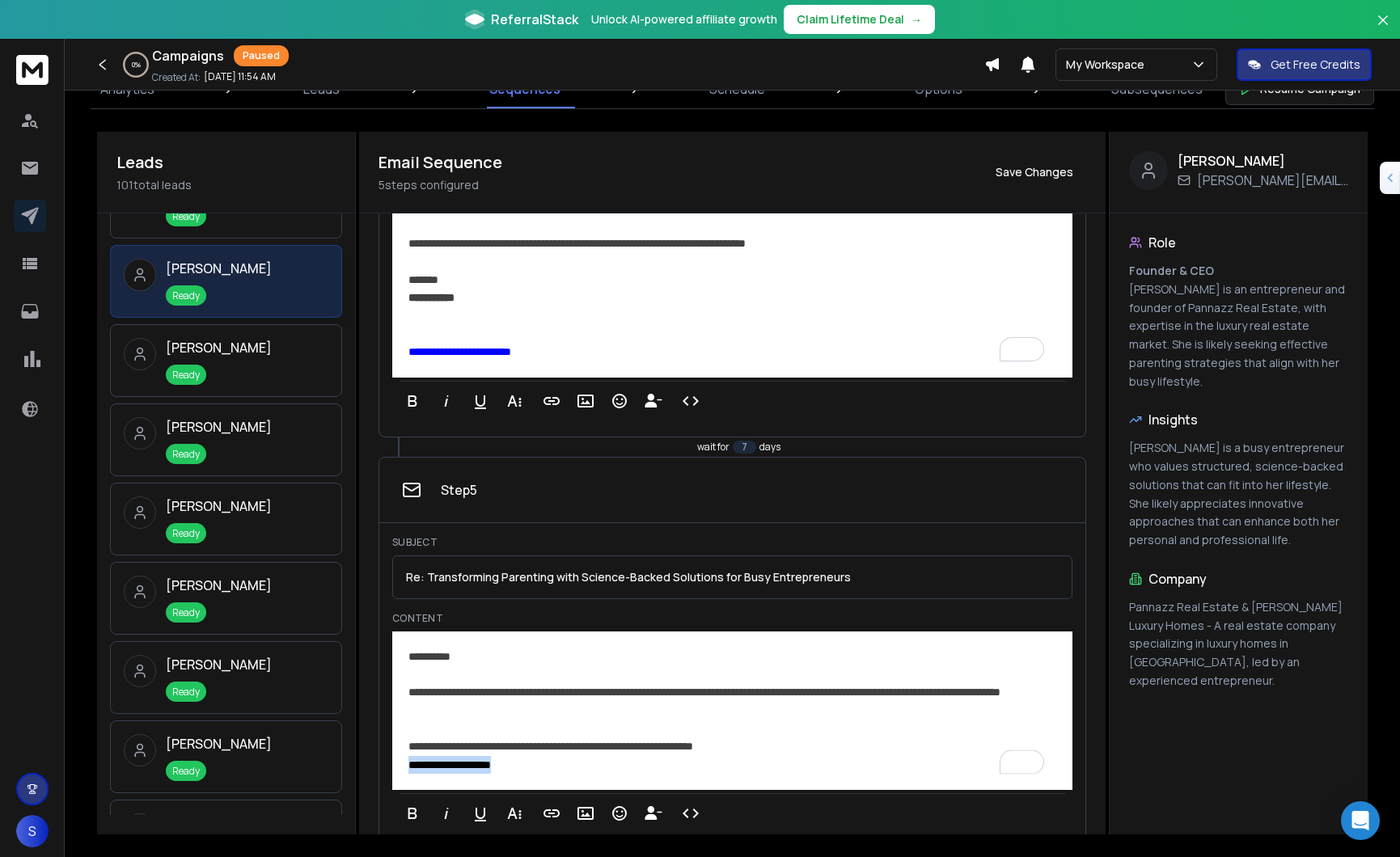
drag, startPoint x: 541, startPoint y: 775, endPoint x: 408, endPoint y: 763, distance: 133.5
click at [409, 763] on p "**********" at bounding box center [727, 766] width 636 height 18
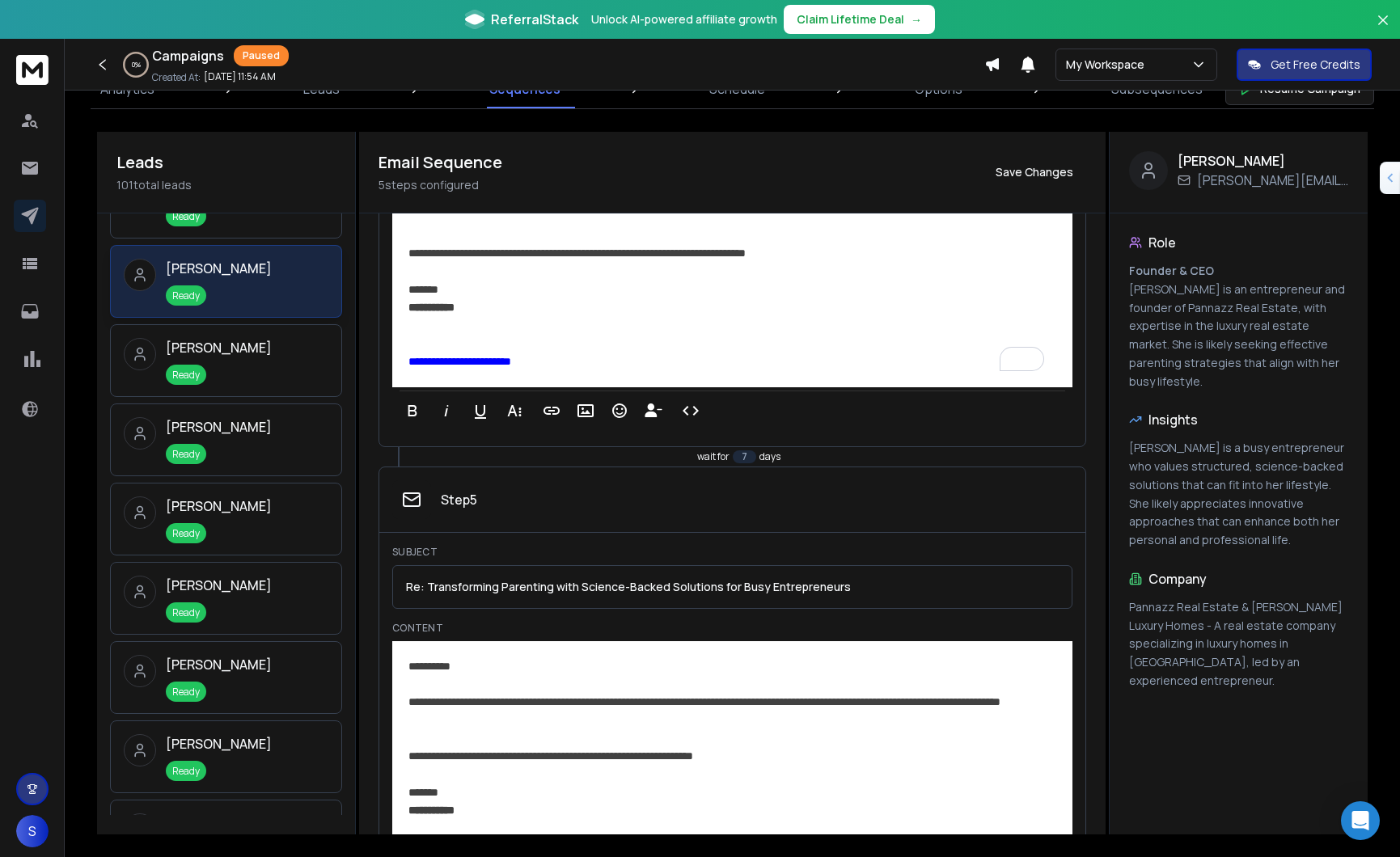
scroll to position [2080, 0]
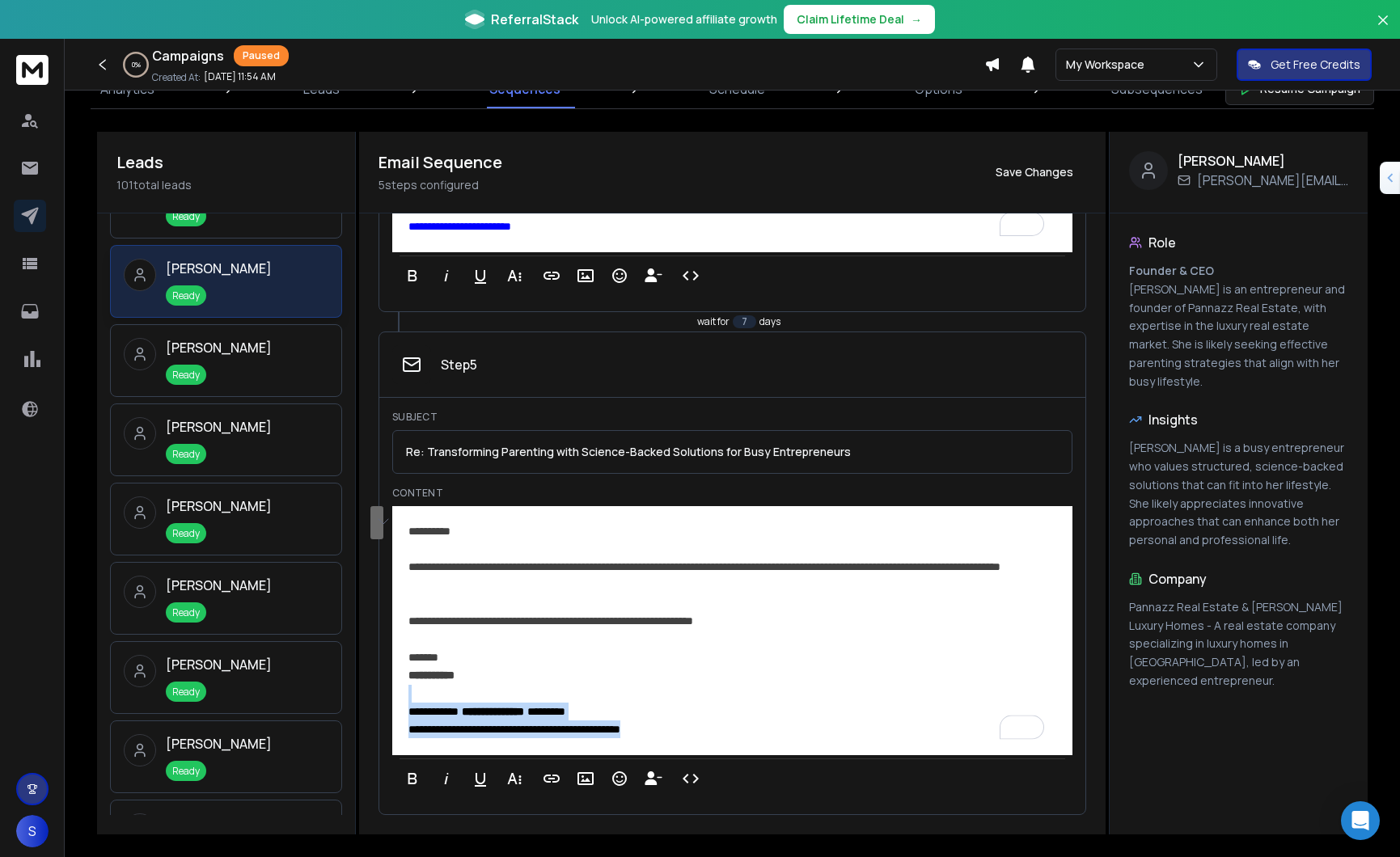
drag, startPoint x: 702, startPoint y: 734, endPoint x: 403, endPoint y: 699, distance: 301.0
click at [403, 699] on div "**********" at bounding box center [732, 631] width 681 height 249
click at [653, 783] on icon "button" at bounding box center [653, 779] width 17 height 14
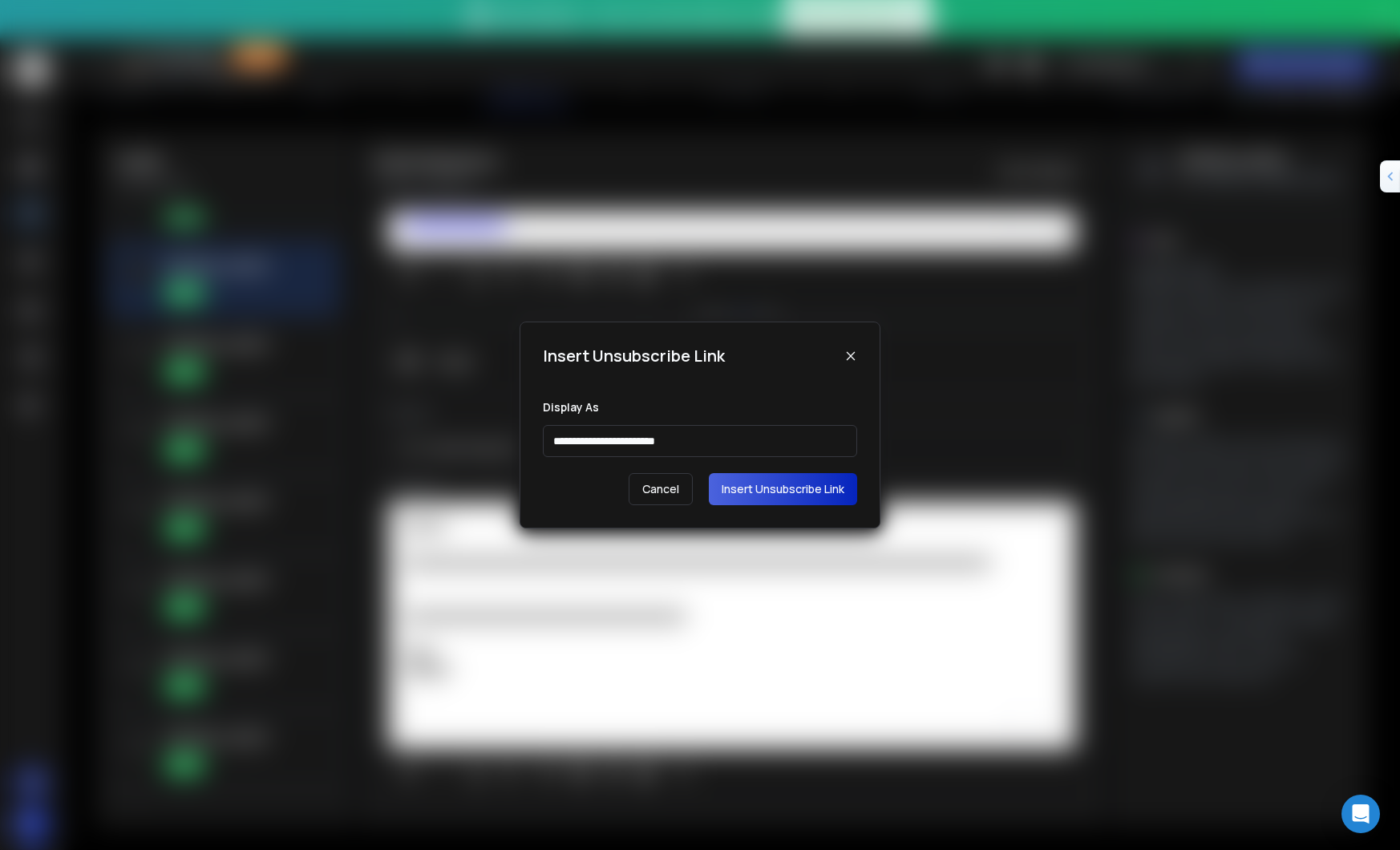
click at [765, 484] on button "Insert Unsubscribe Link" at bounding box center [783, 490] width 148 height 32
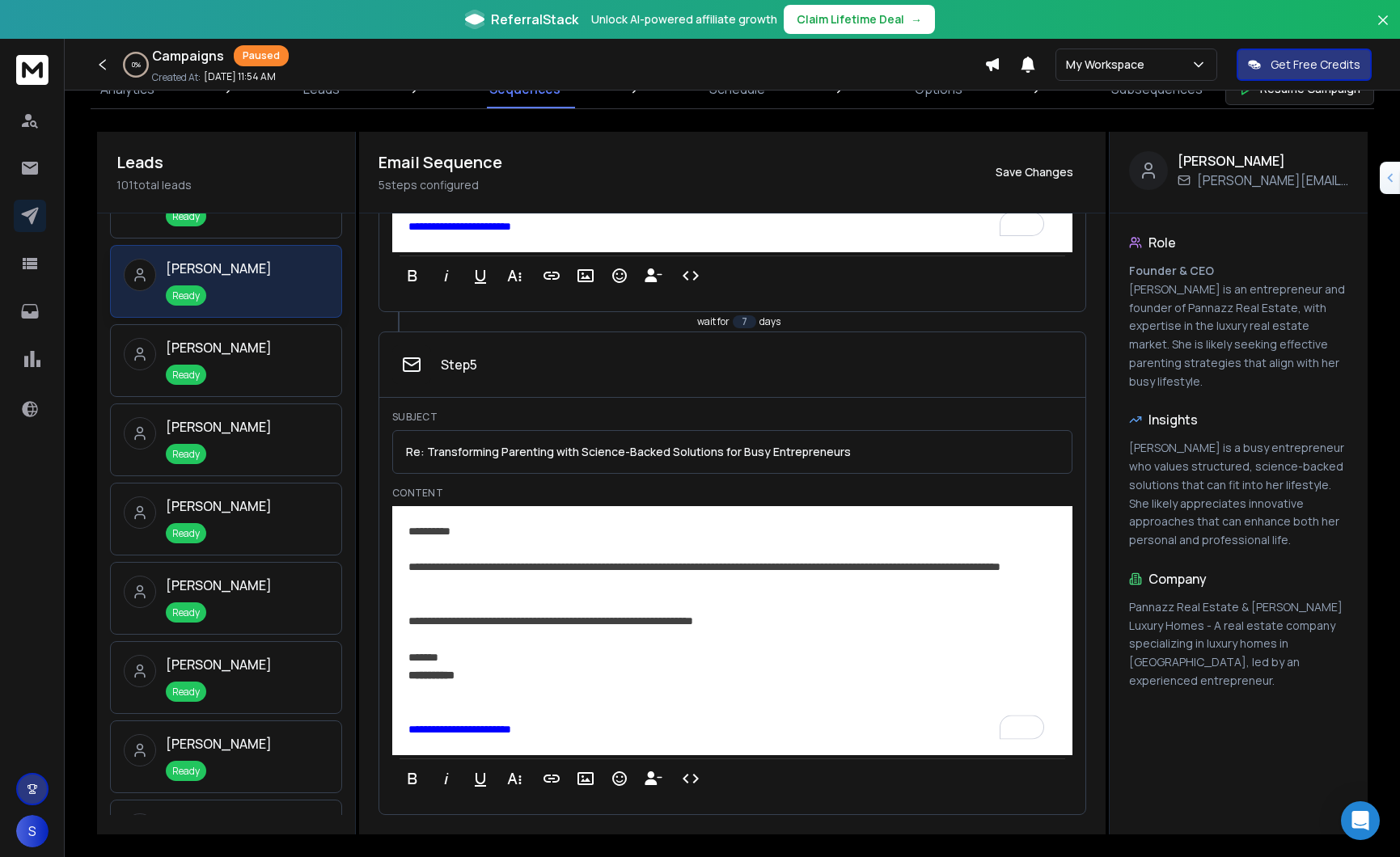
click at [1030, 168] on button "Save Changes" at bounding box center [1034, 172] width 104 height 32
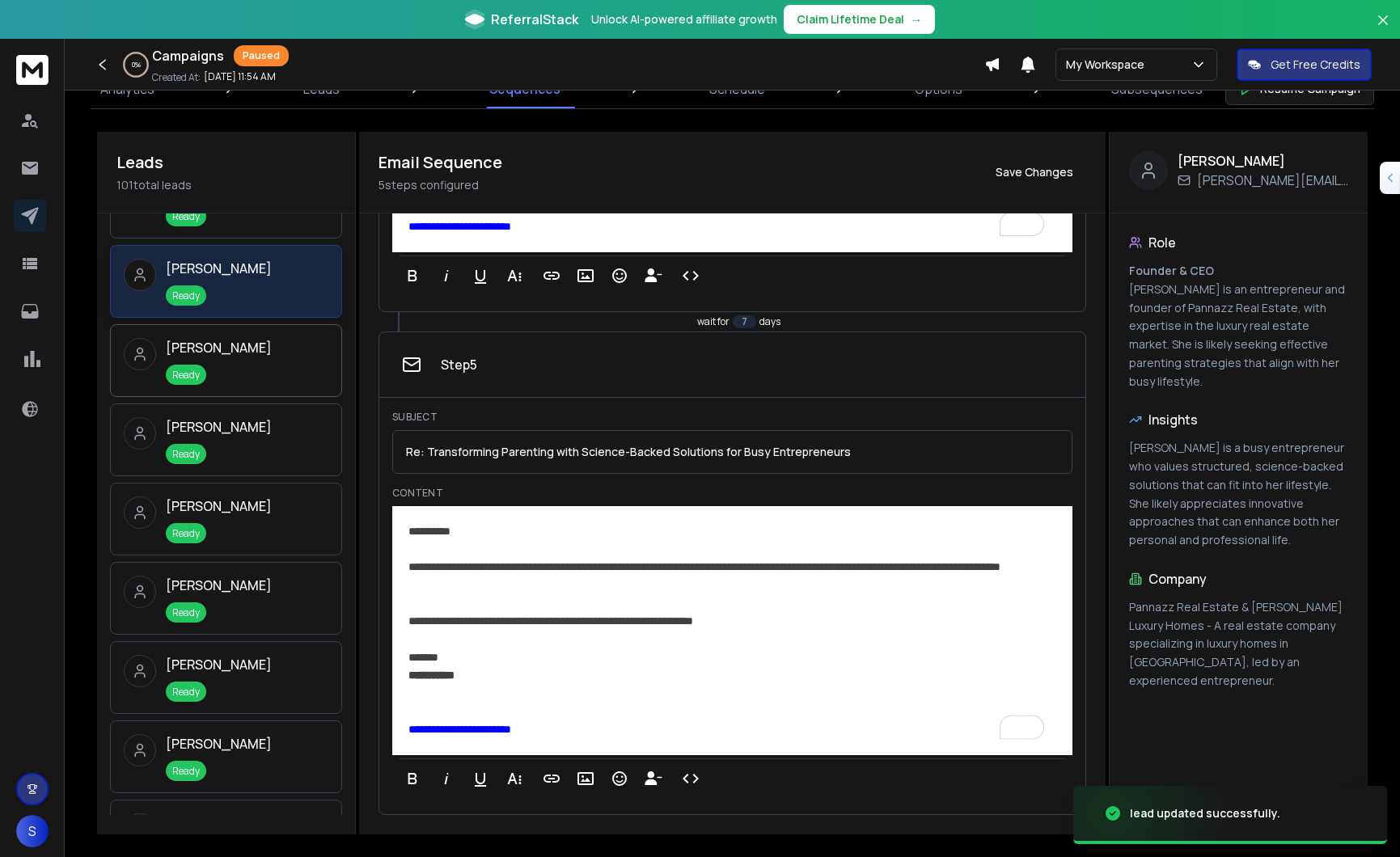
click at [276, 358] on div "Sam Simmons Ready" at bounding box center [247, 361] width 163 height 45
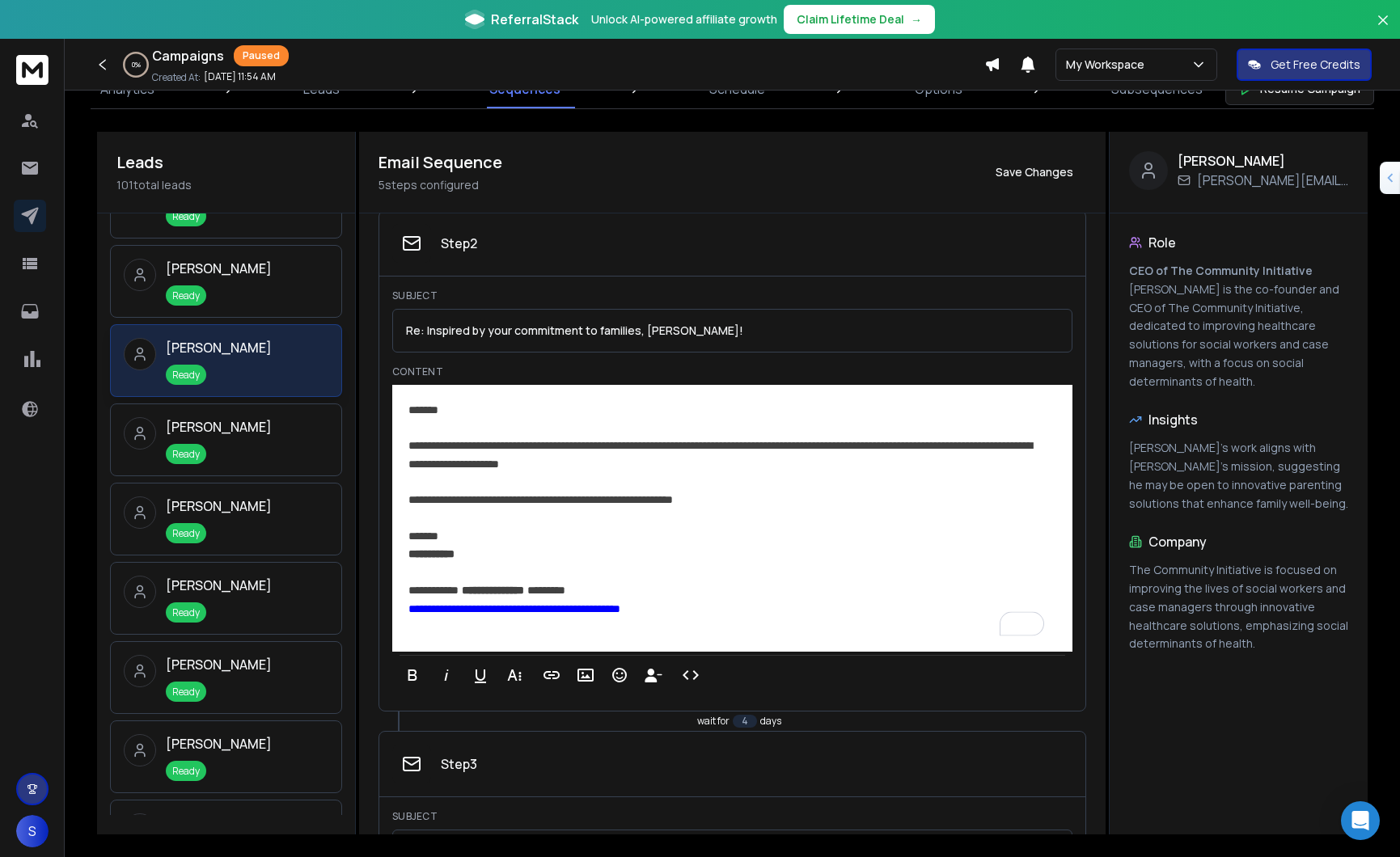
scroll to position [610, 0]
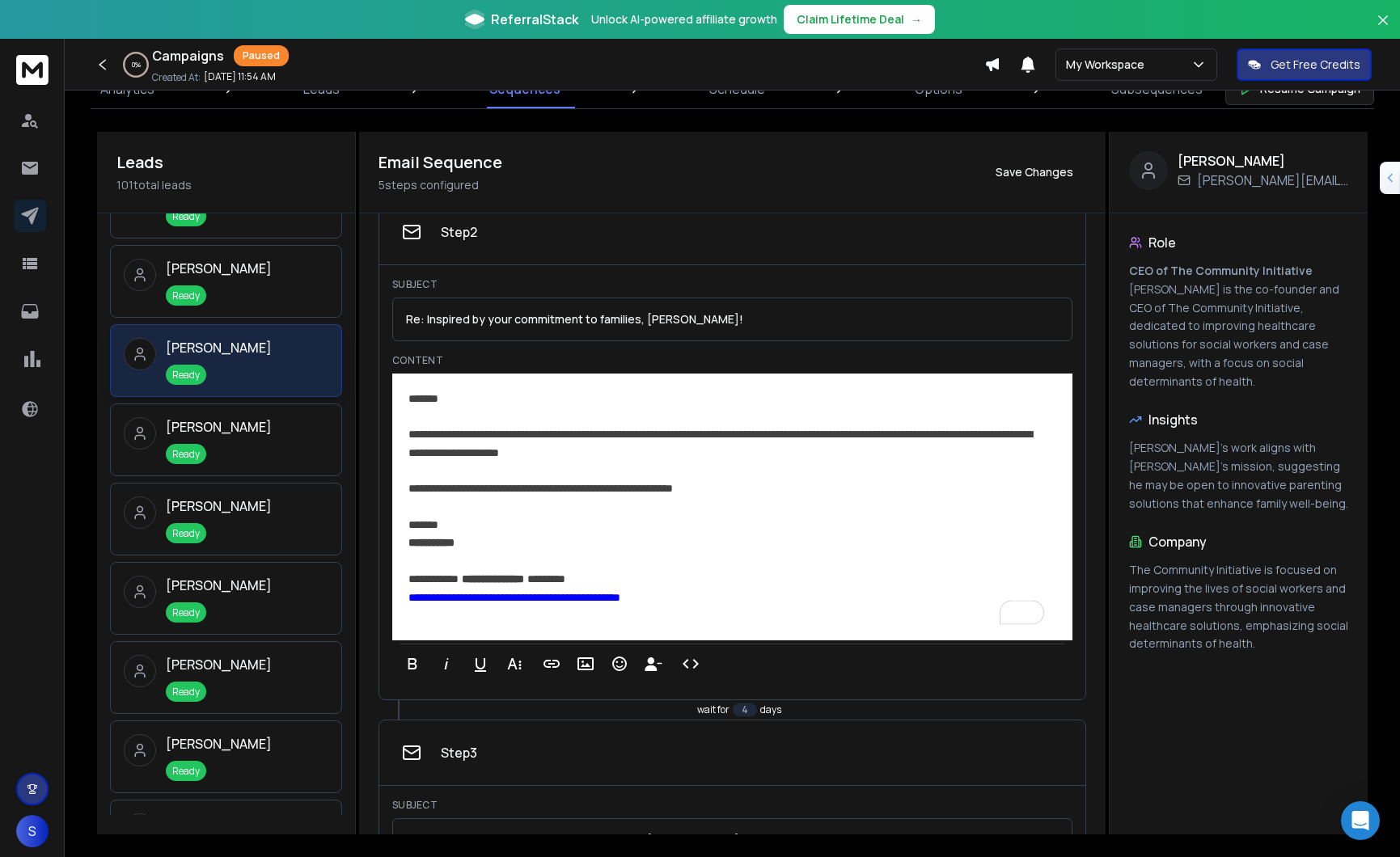
click at [483, 634] on div "**********" at bounding box center [732, 507] width 681 height 268
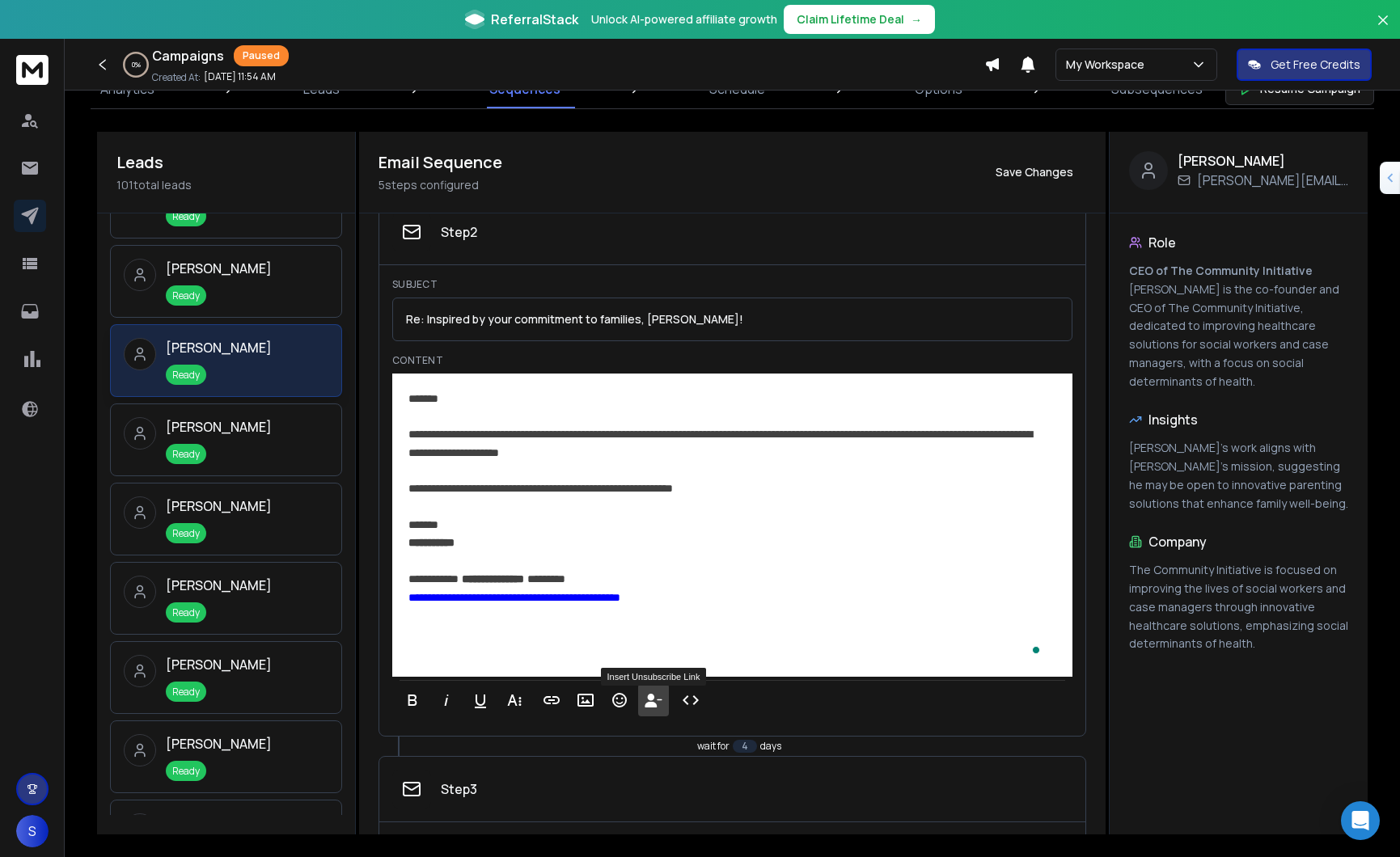
click at [652, 708] on icon "button" at bounding box center [653, 701] width 17 height 14
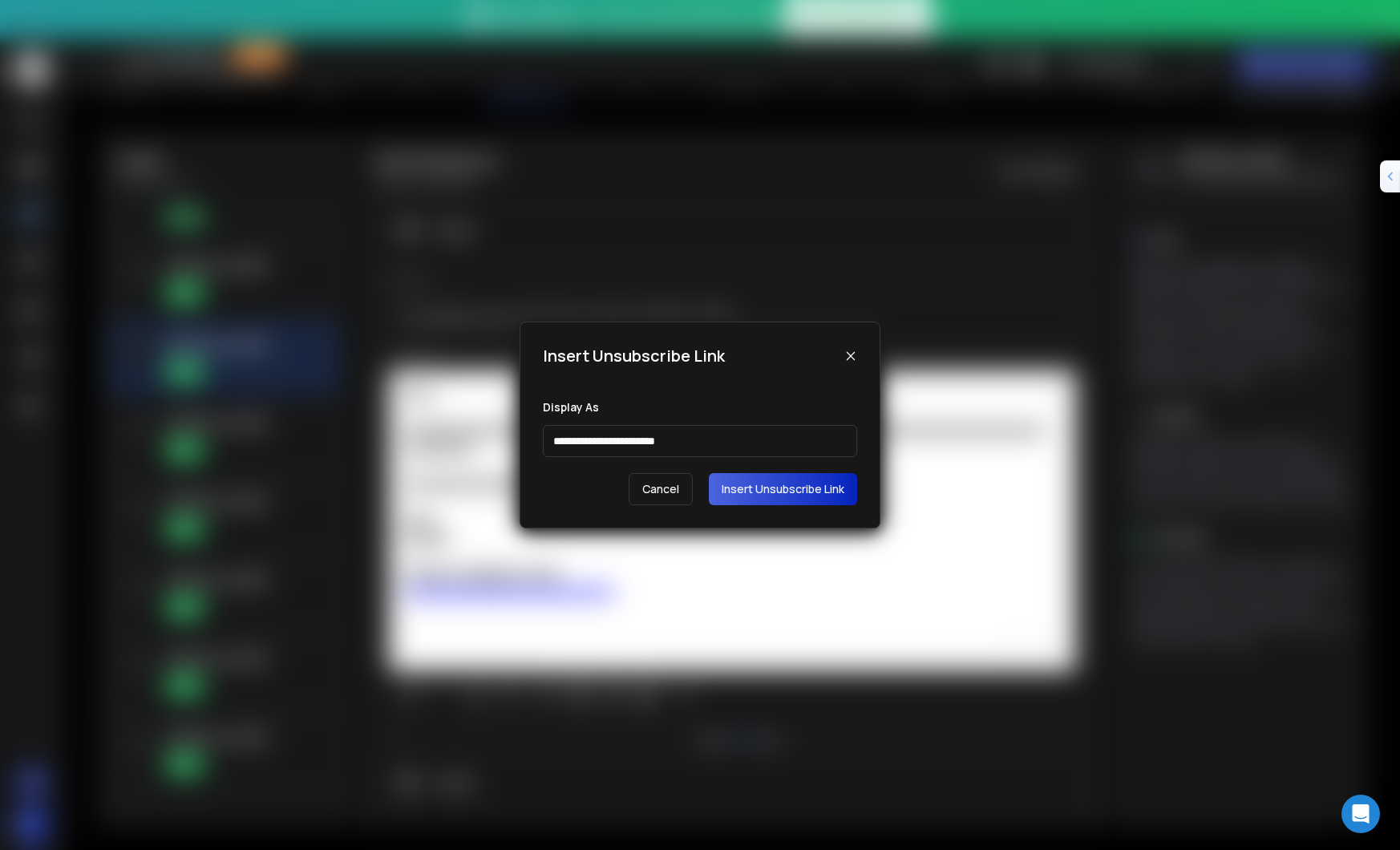
click at [757, 494] on button "Insert Unsubscribe Link" at bounding box center [783, 490] width 148 height 32
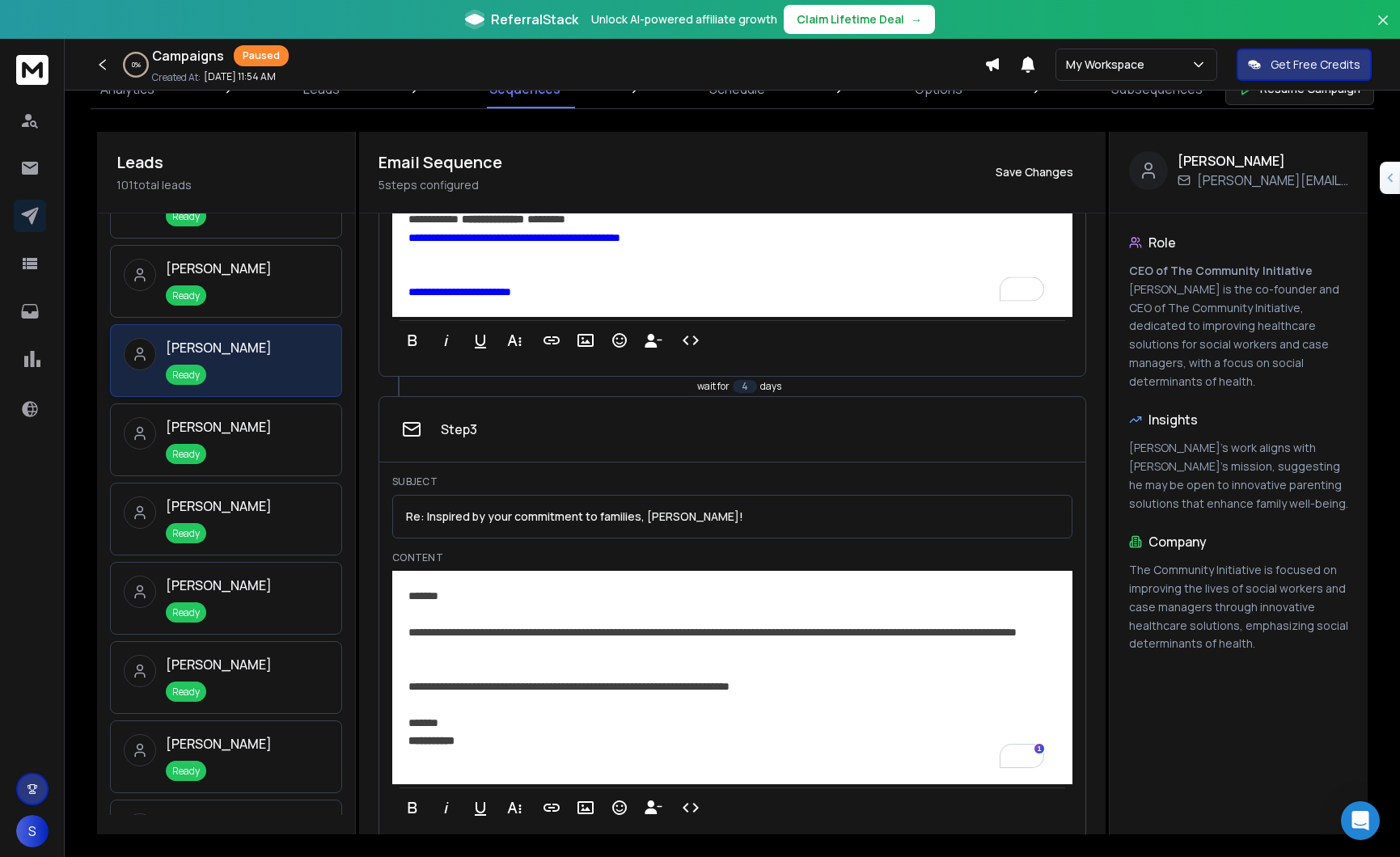
scroll to position [1065, 0]
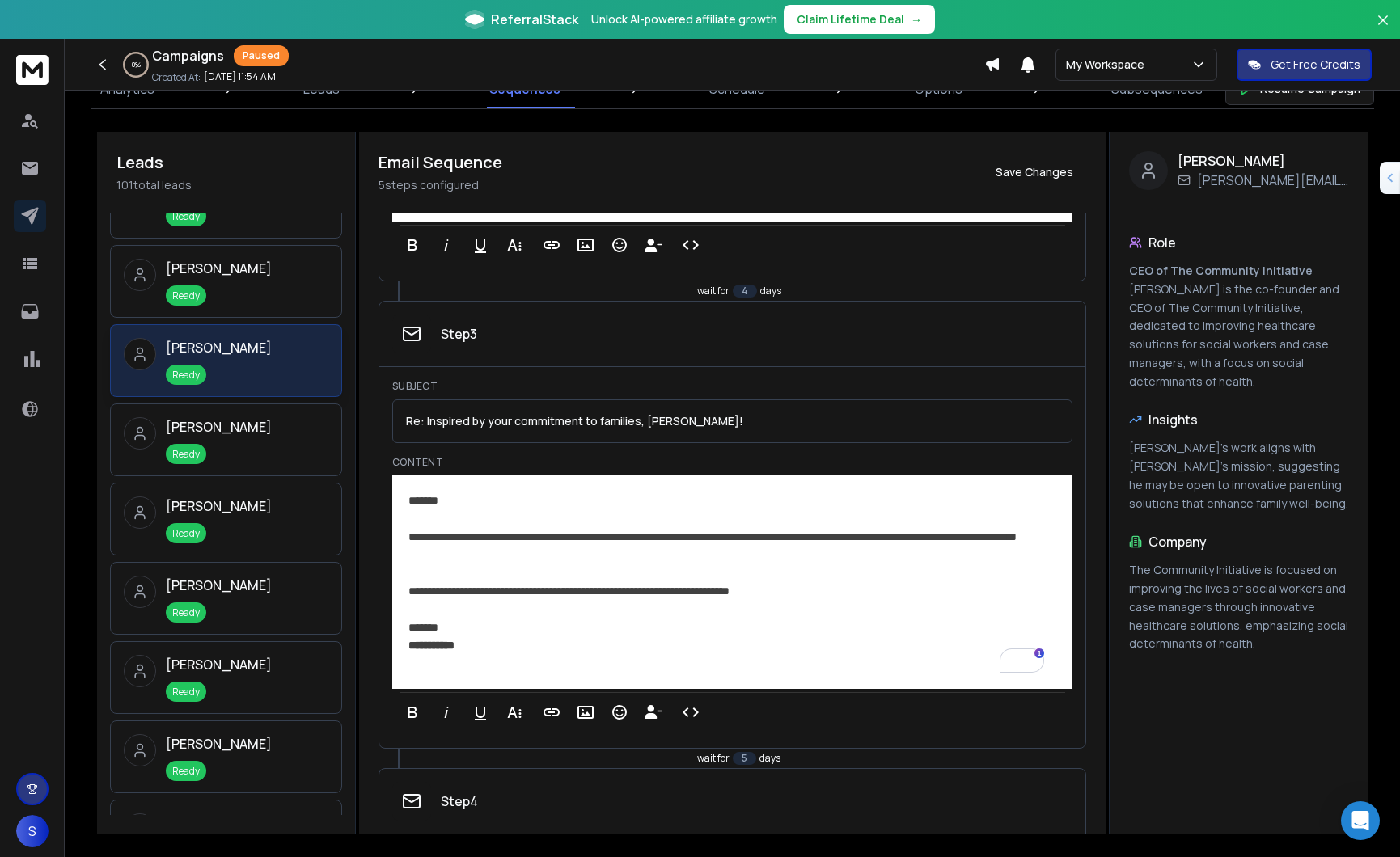
click at [482, 669] on div "To enrich screen reader interactions, please activate Accessibility in Grammarl…" at bounding box center [732, 664] width 648 height 18
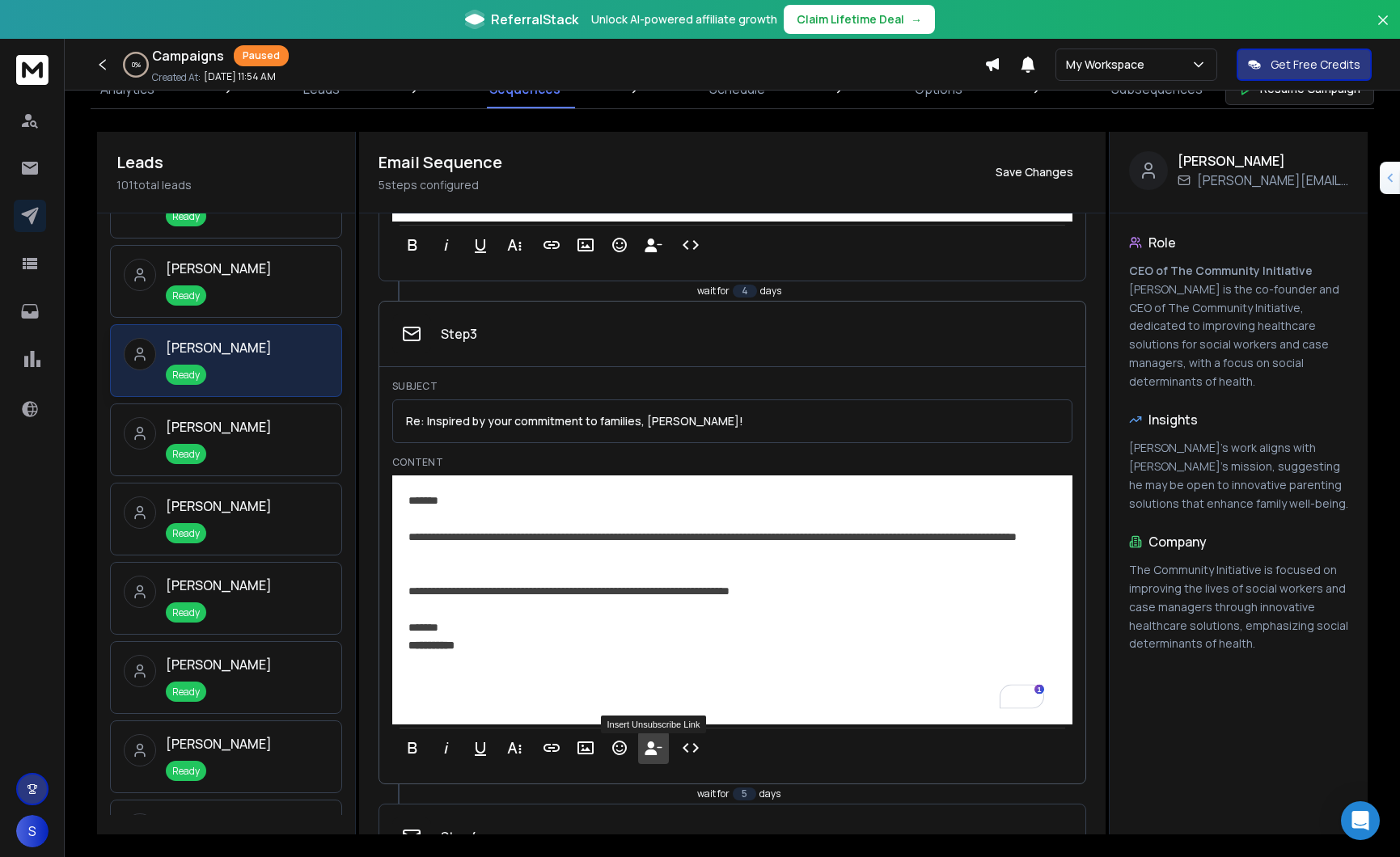
click at [651, 748] on icon "button" at bounding box center [653, 749] width 17 height 14
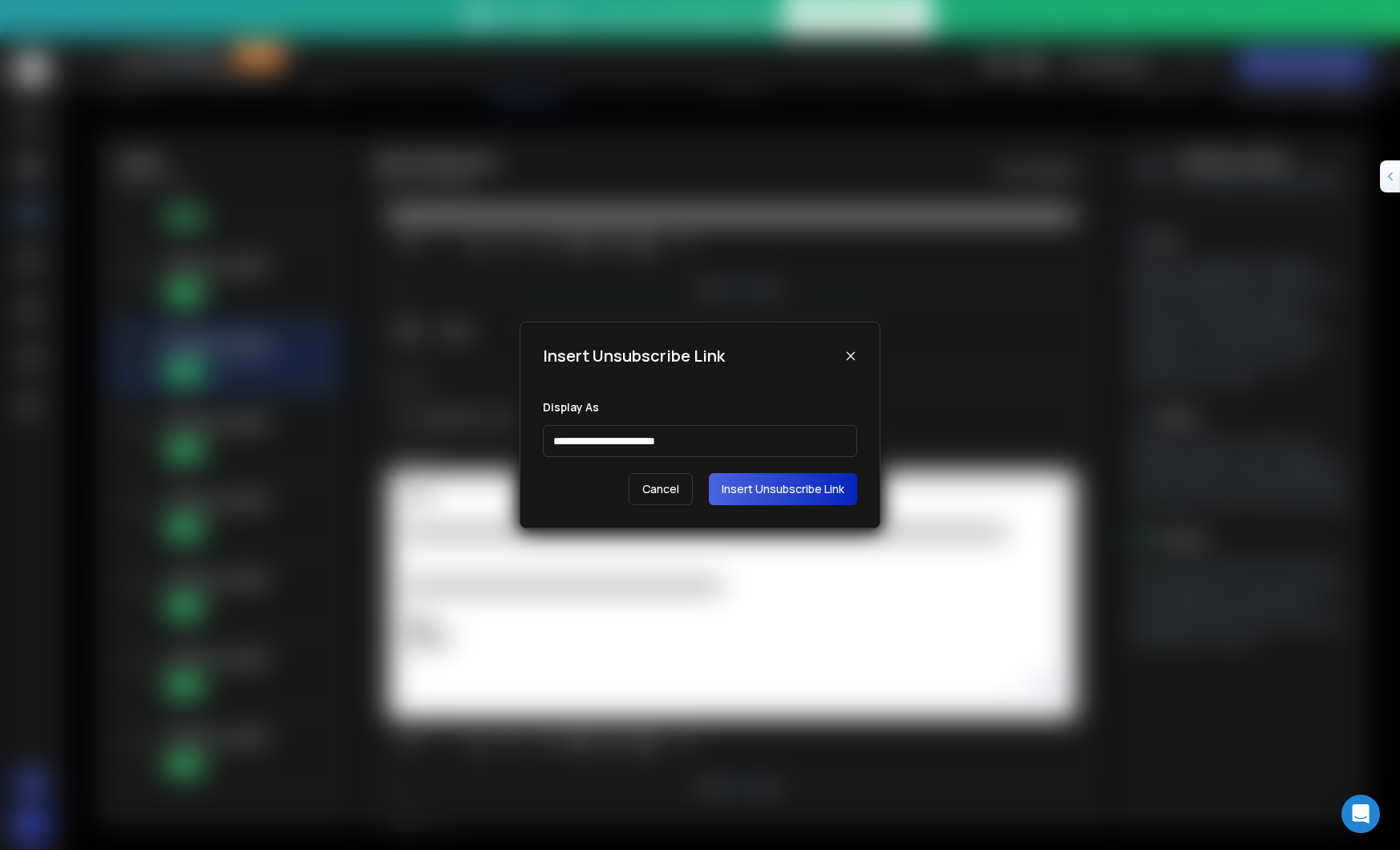
drag, startPoint x: 751, startPoint y: 485, endPoint x: 682, endPoint y: 567, distance: 107.2
click at [751, 483] on button "Insert Unsubscribe Link" at bounding box center [783, 490] width 148 height 32
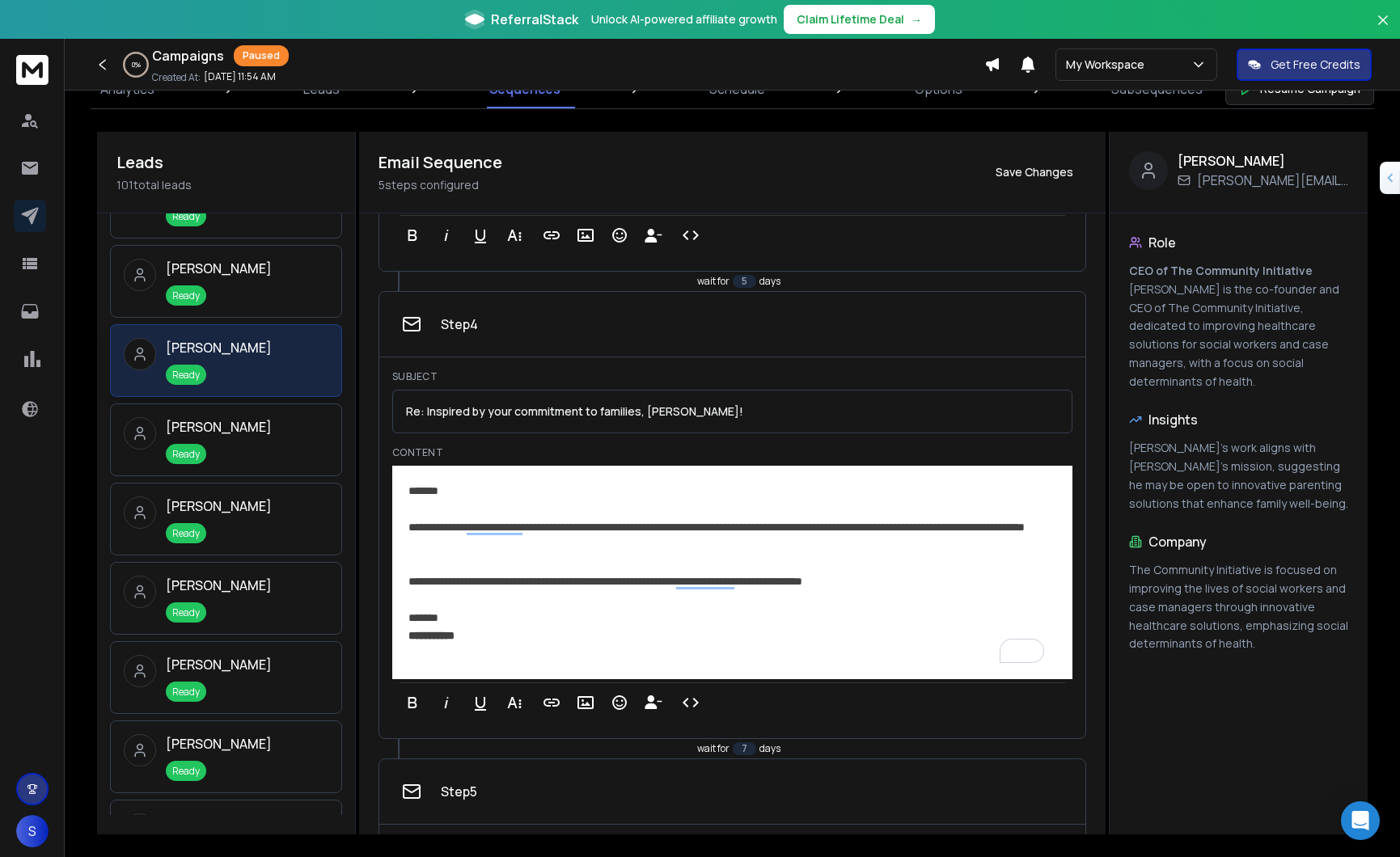
scroll to position [1685, 0]
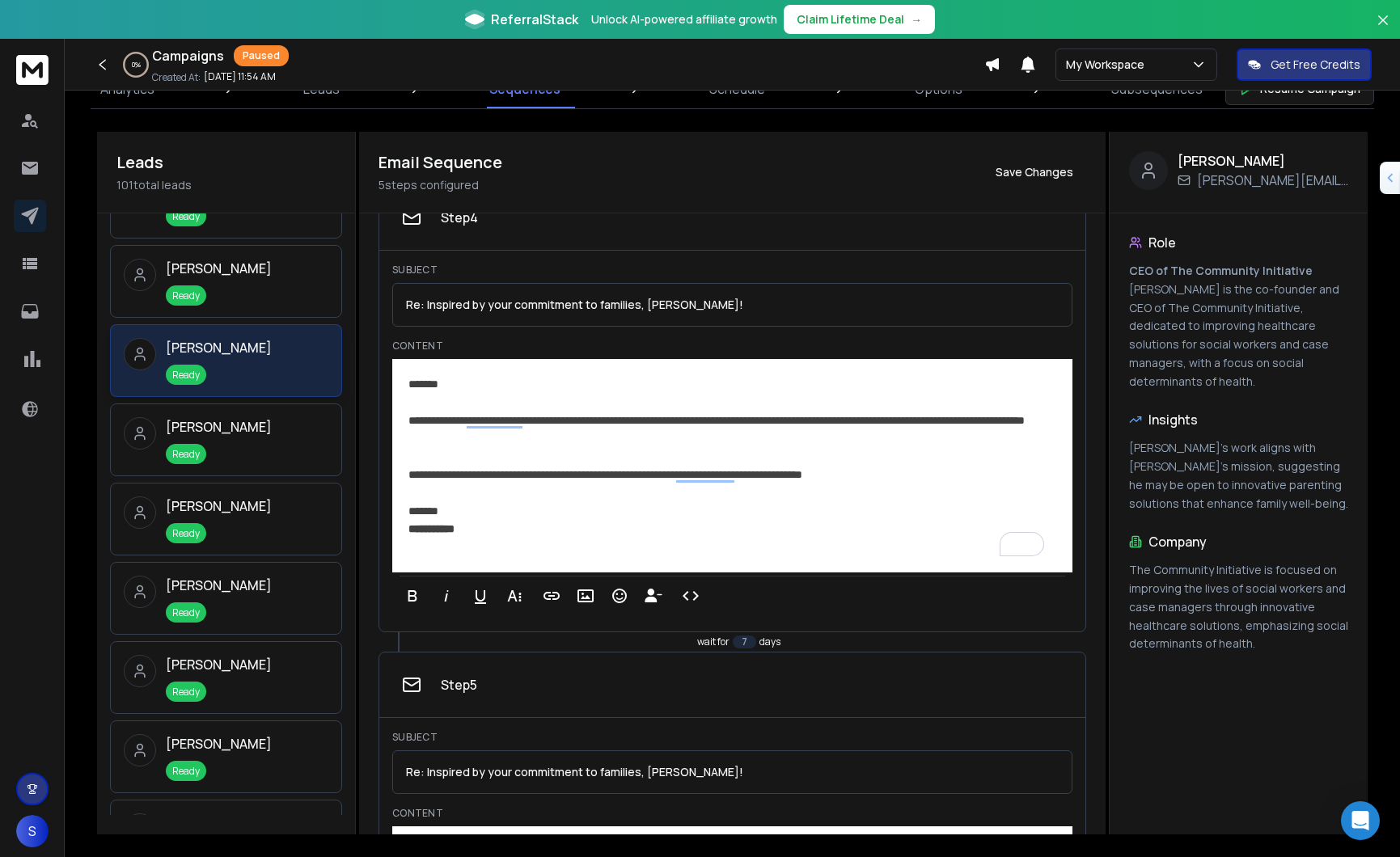
click at [473, 554] on div "To enrich screen reader interactions, please activate Accessibility in Grammarl…" at bounding box center [732, 548] width 648 height 18
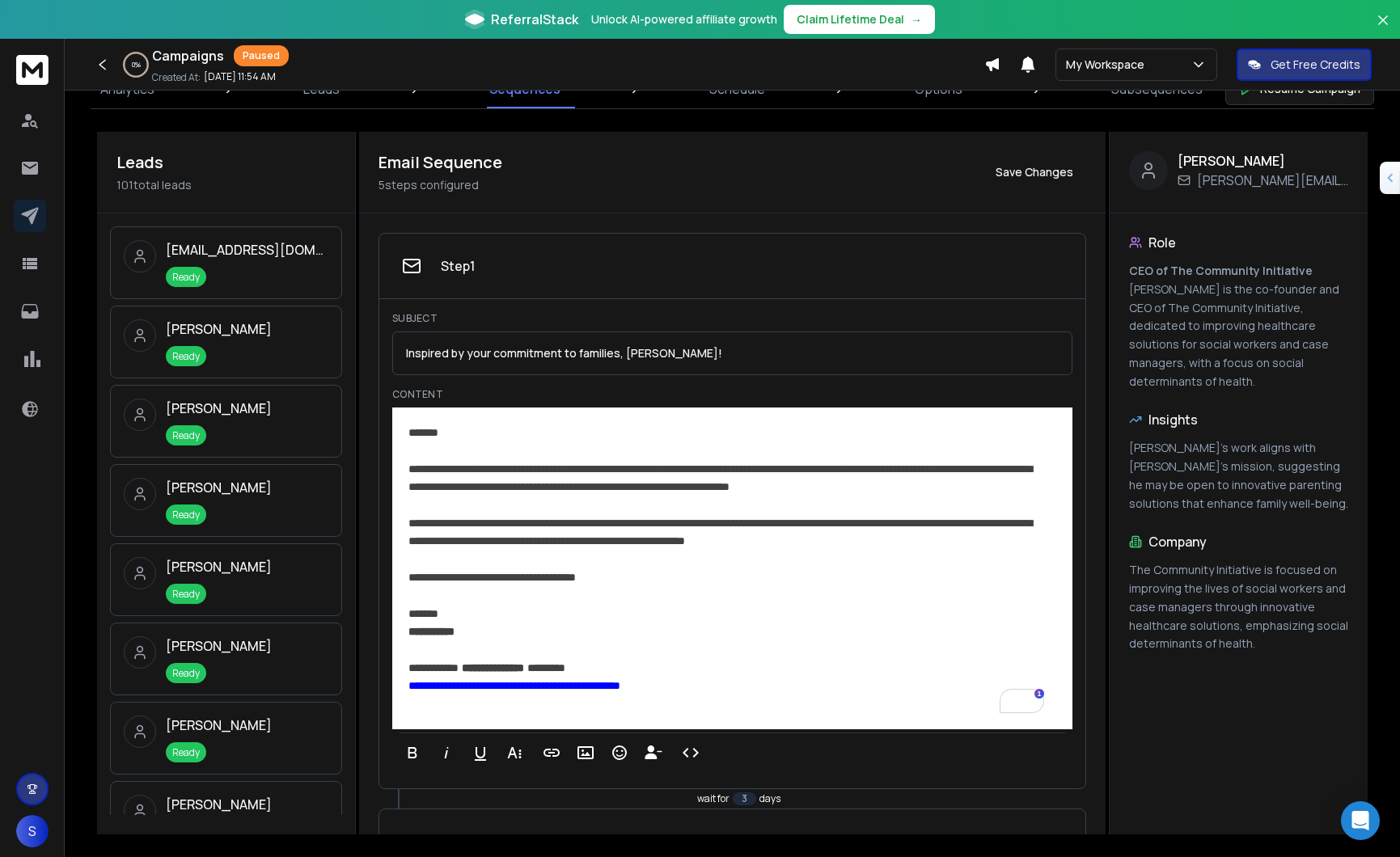
scroll to position [2043, 0]
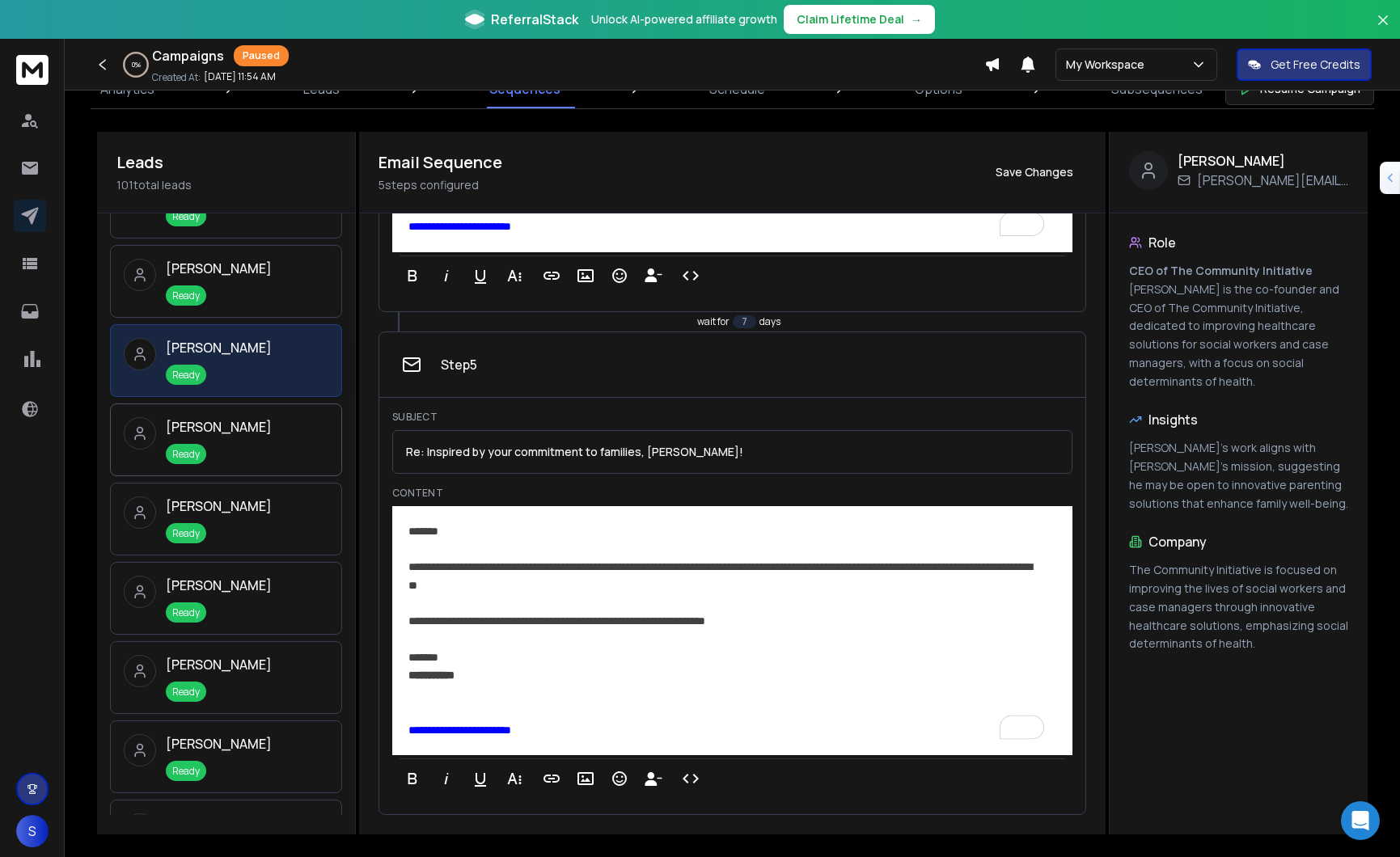
click at [233, 453] on div "Ready" at bounding box center [247, 453] width 163 height 19
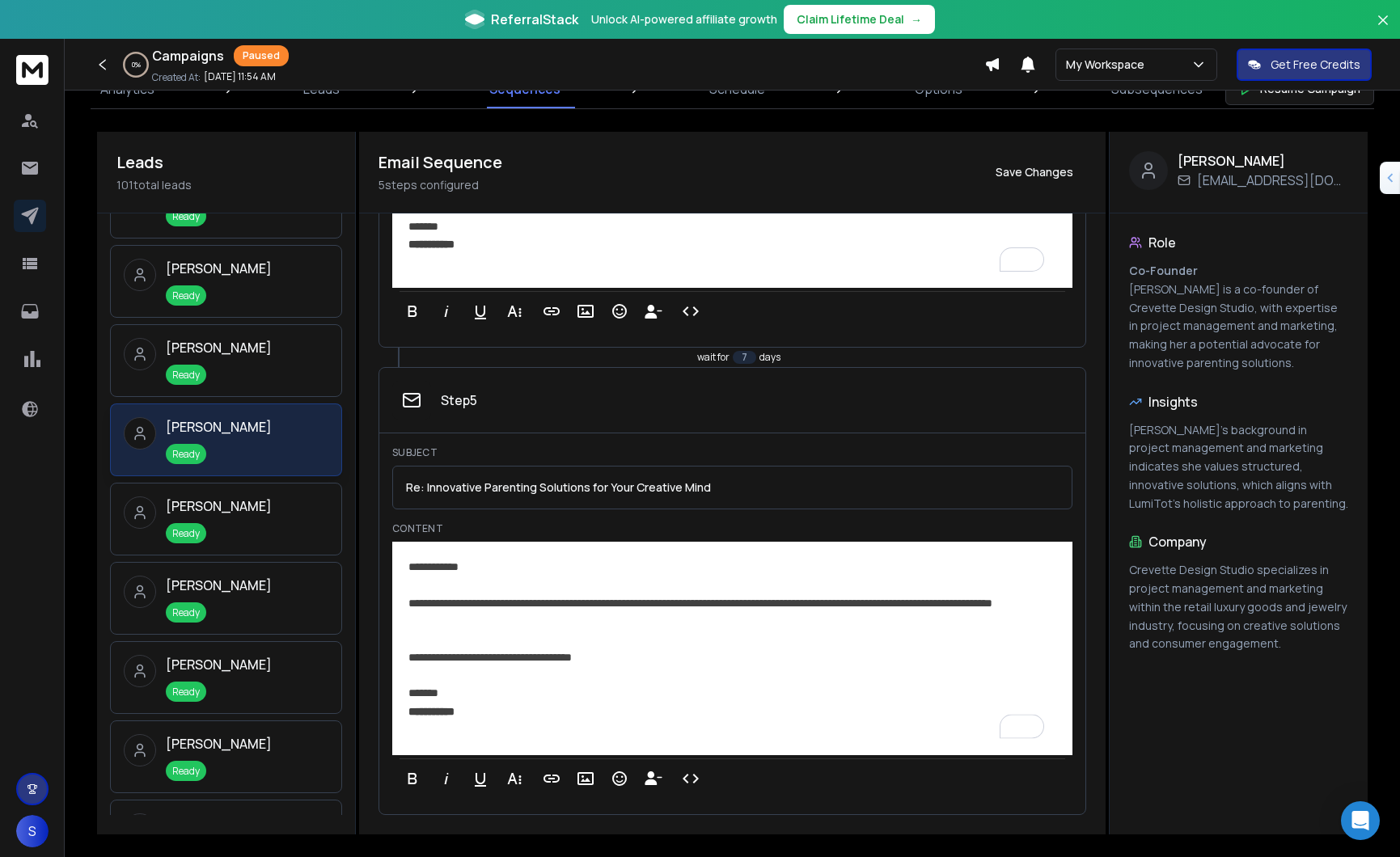
scroll to position [1826, 0]
click at [431, 734] on div "To enrich screen reader interactions, please activate Accessibility in Grammarl…" at bounding box center [732, 730] width 648 height 18
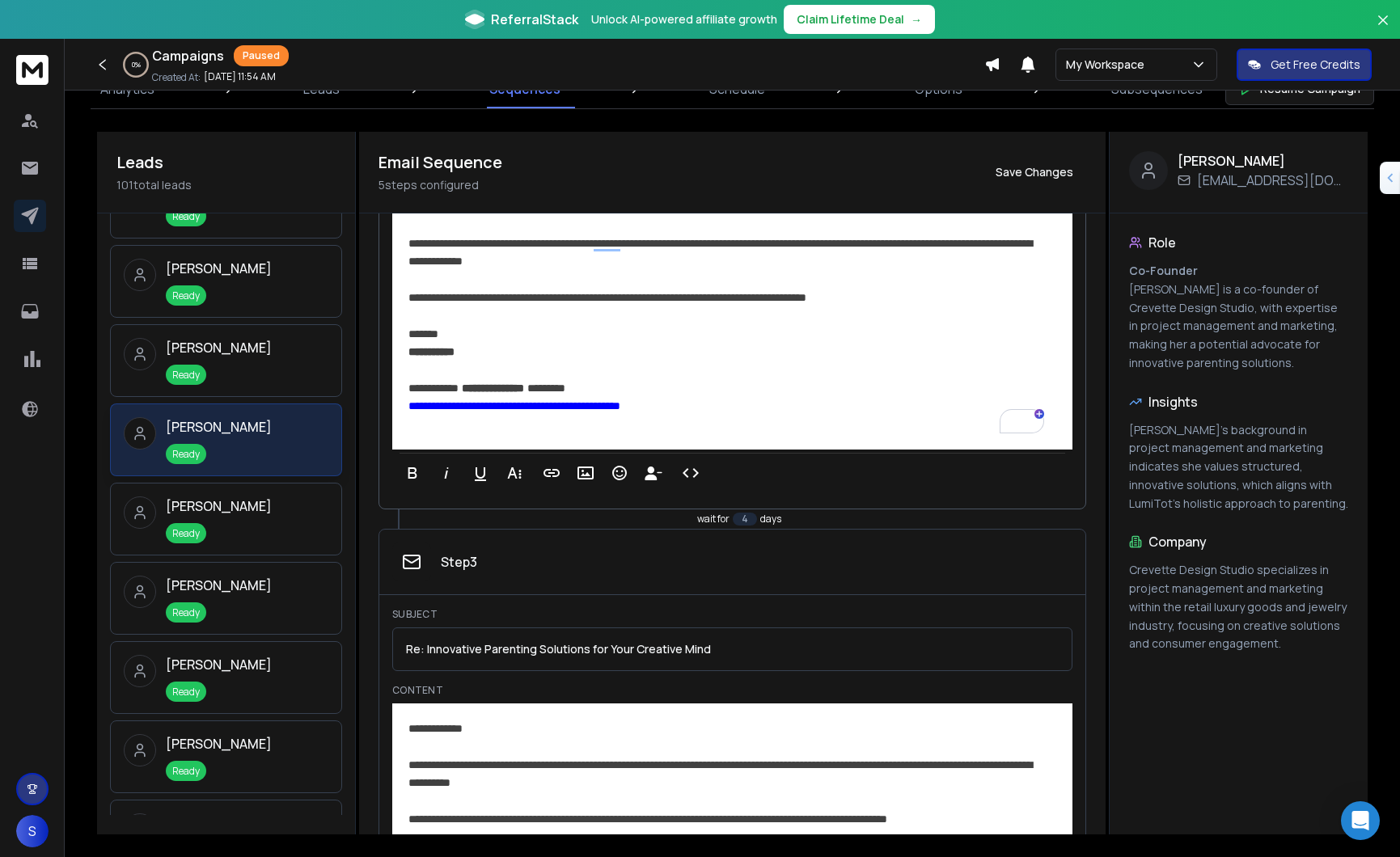
scroll to position [794, 0]
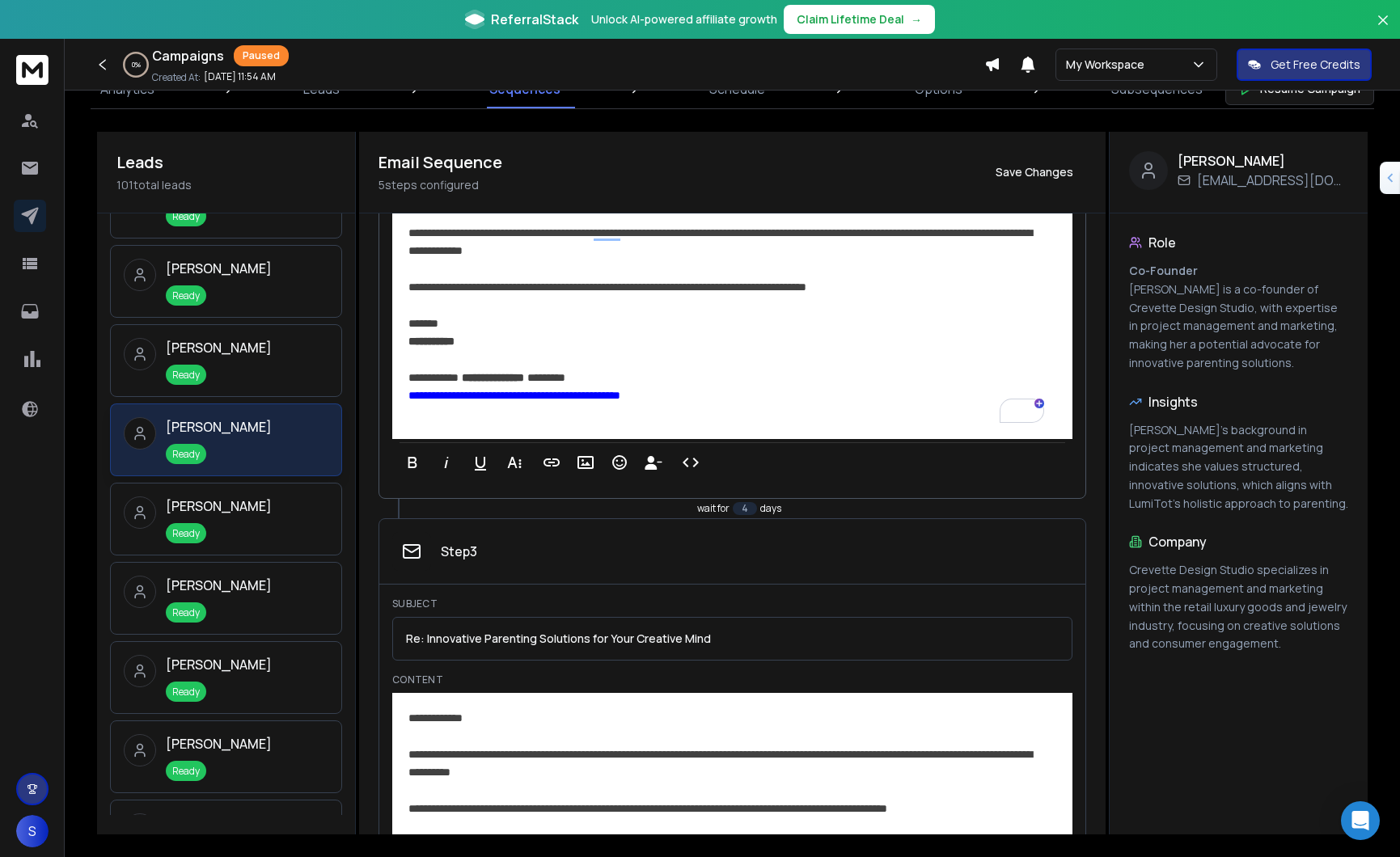
click at [583, 422] on div "To enrich screen reader interactions, please activate Accessibility in Grammarl…" at bounding box center [732, 414] width 648 height 18
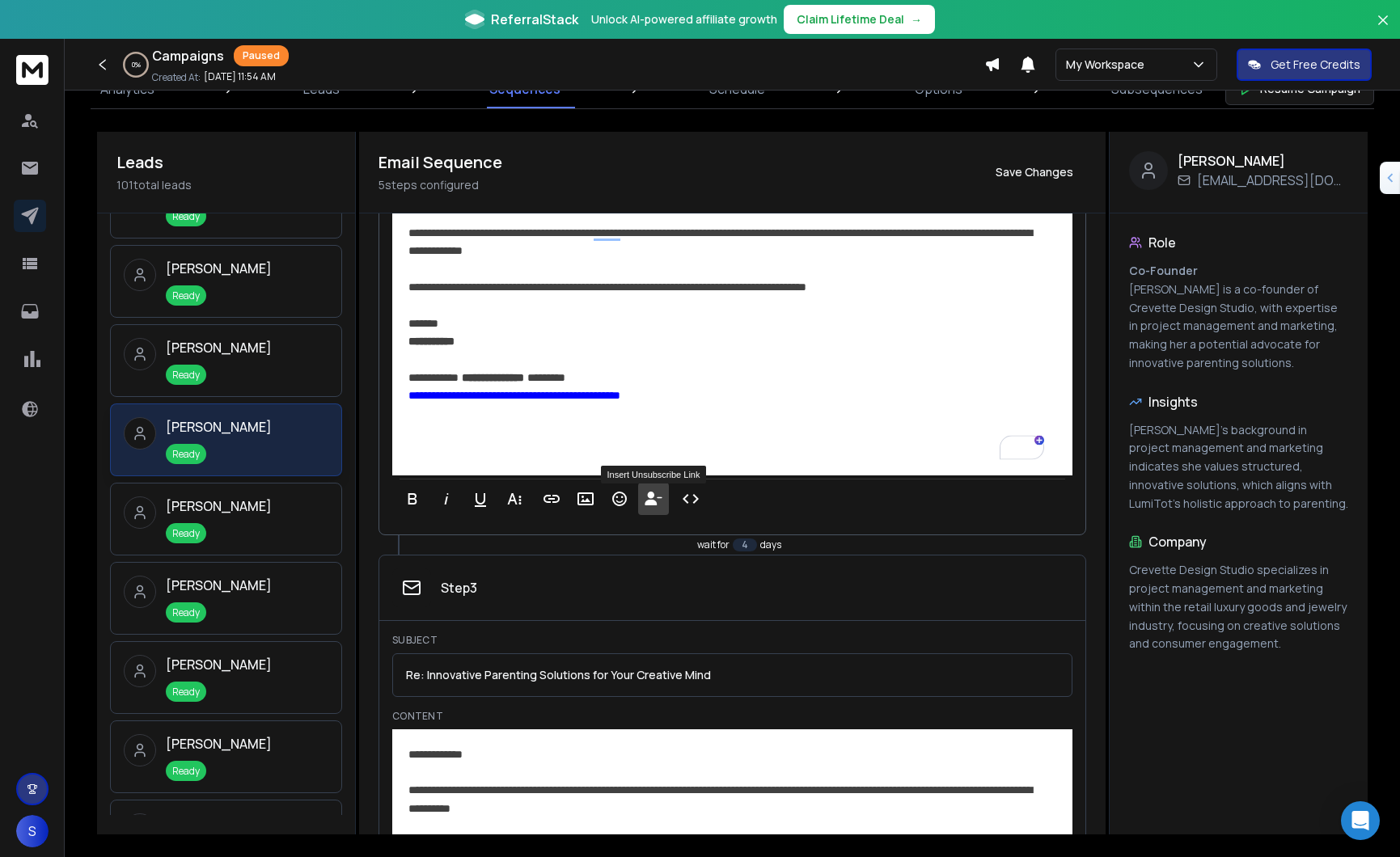
click at [653, 498] on icon "button" at bounding box center [653, 499] width 17 height 14
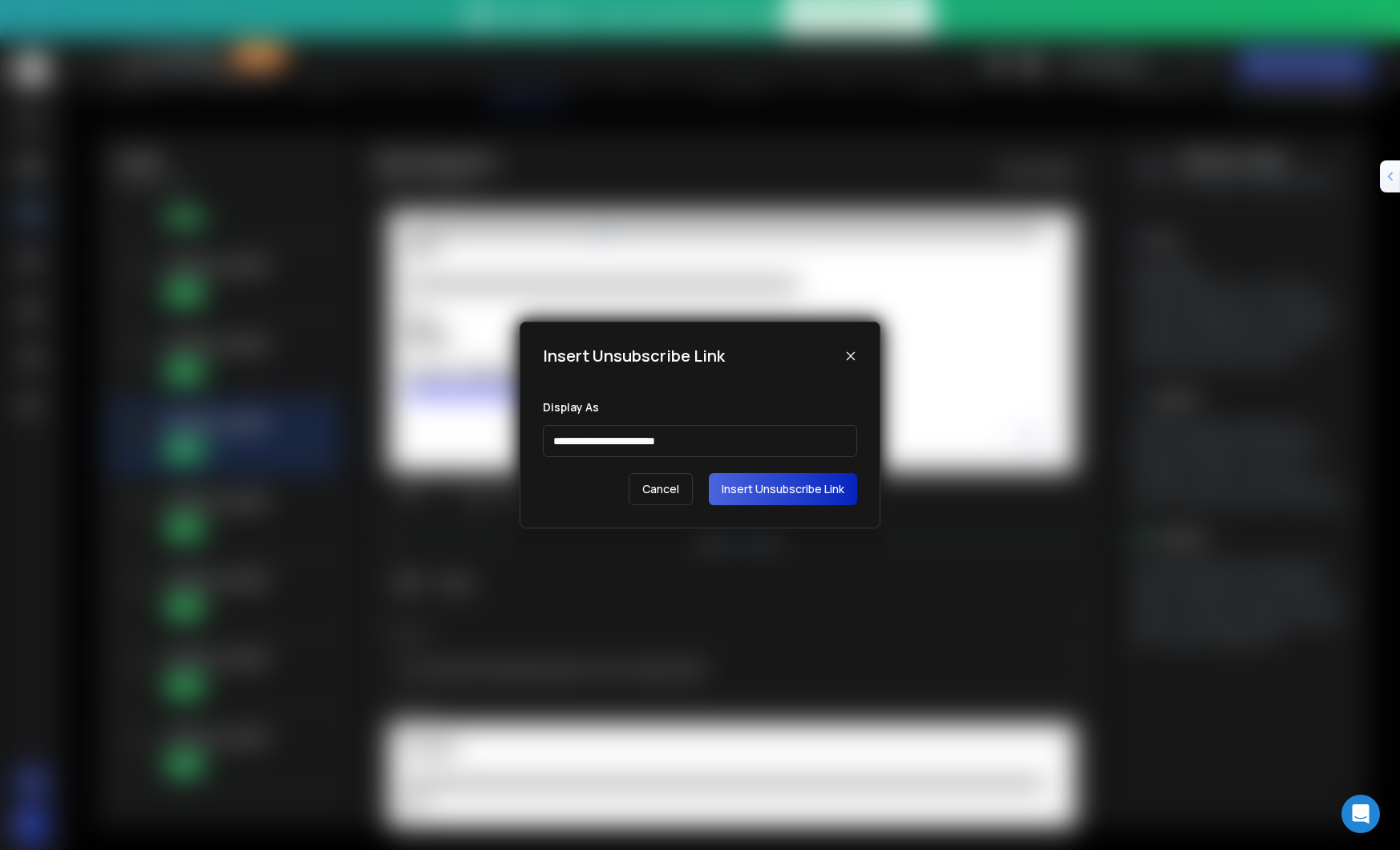
click at [761, 489] on button "Insert Unsubscribe Link" at bounding box center [783, 490] width 148 height 32
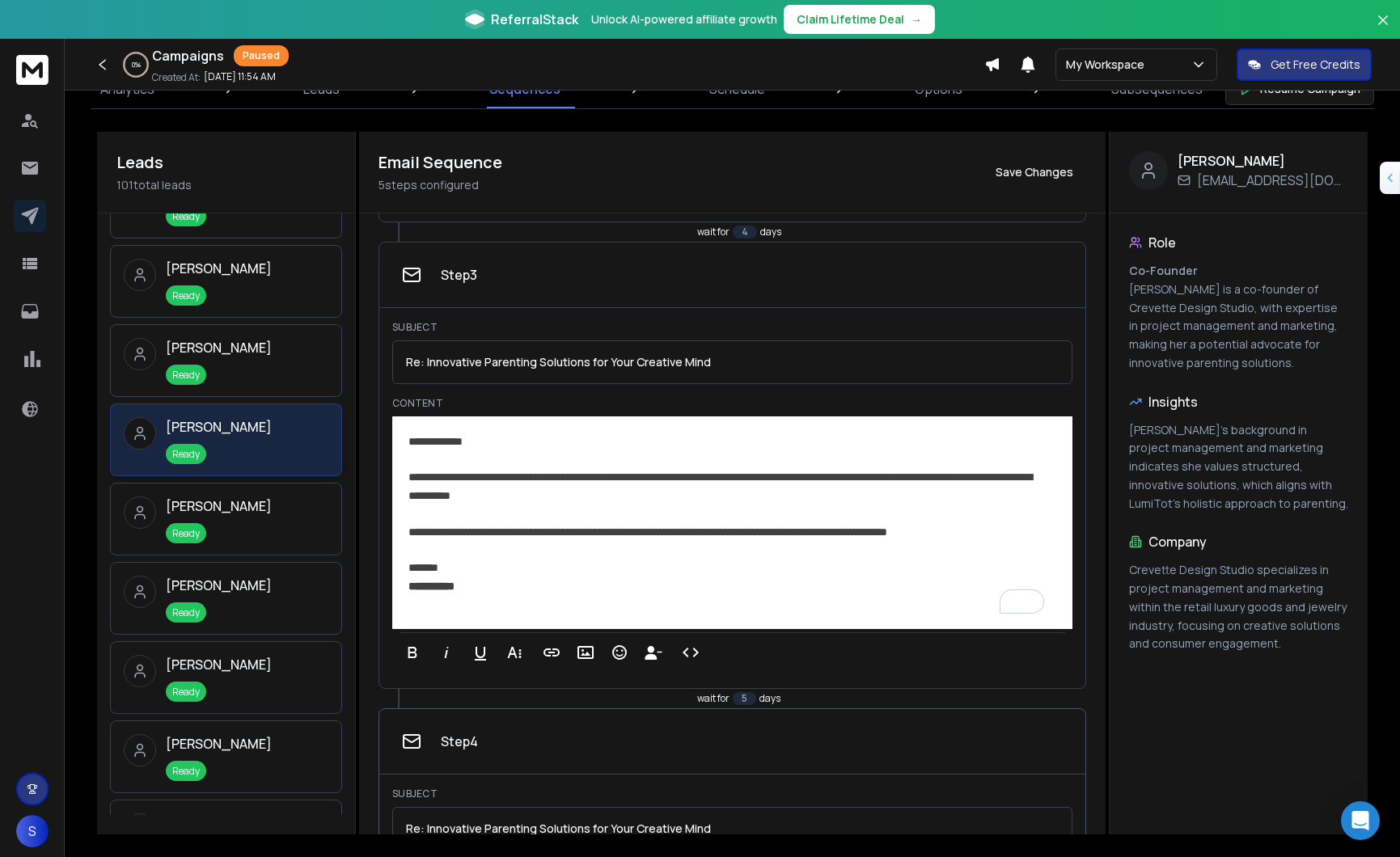
scroll to position [1117, 0]
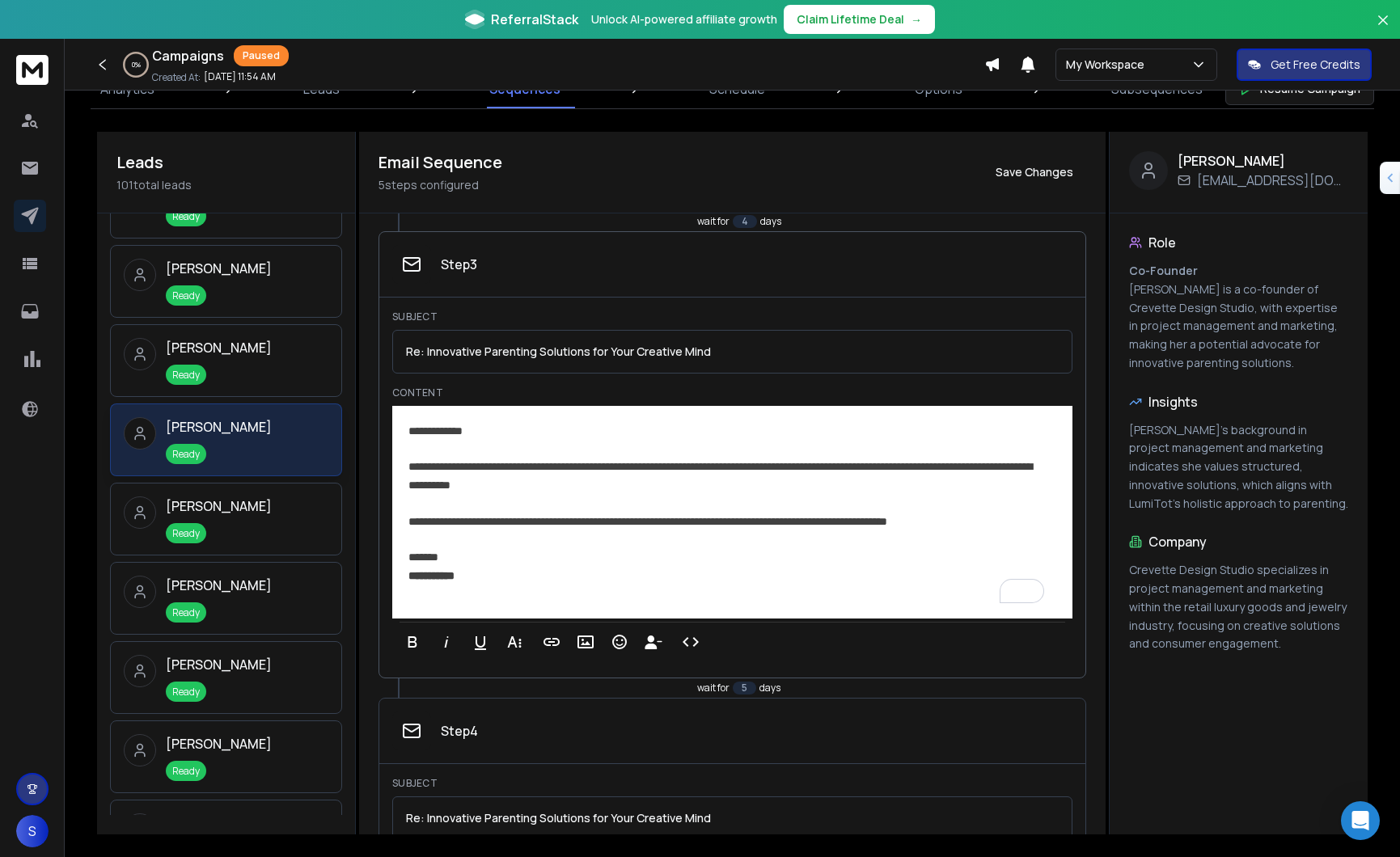
click at [456, 592] on div "To enrich screen reader interactions, please activate Accessibility in Grammarl…" at bounding box center [732, 594] width 648 height 18
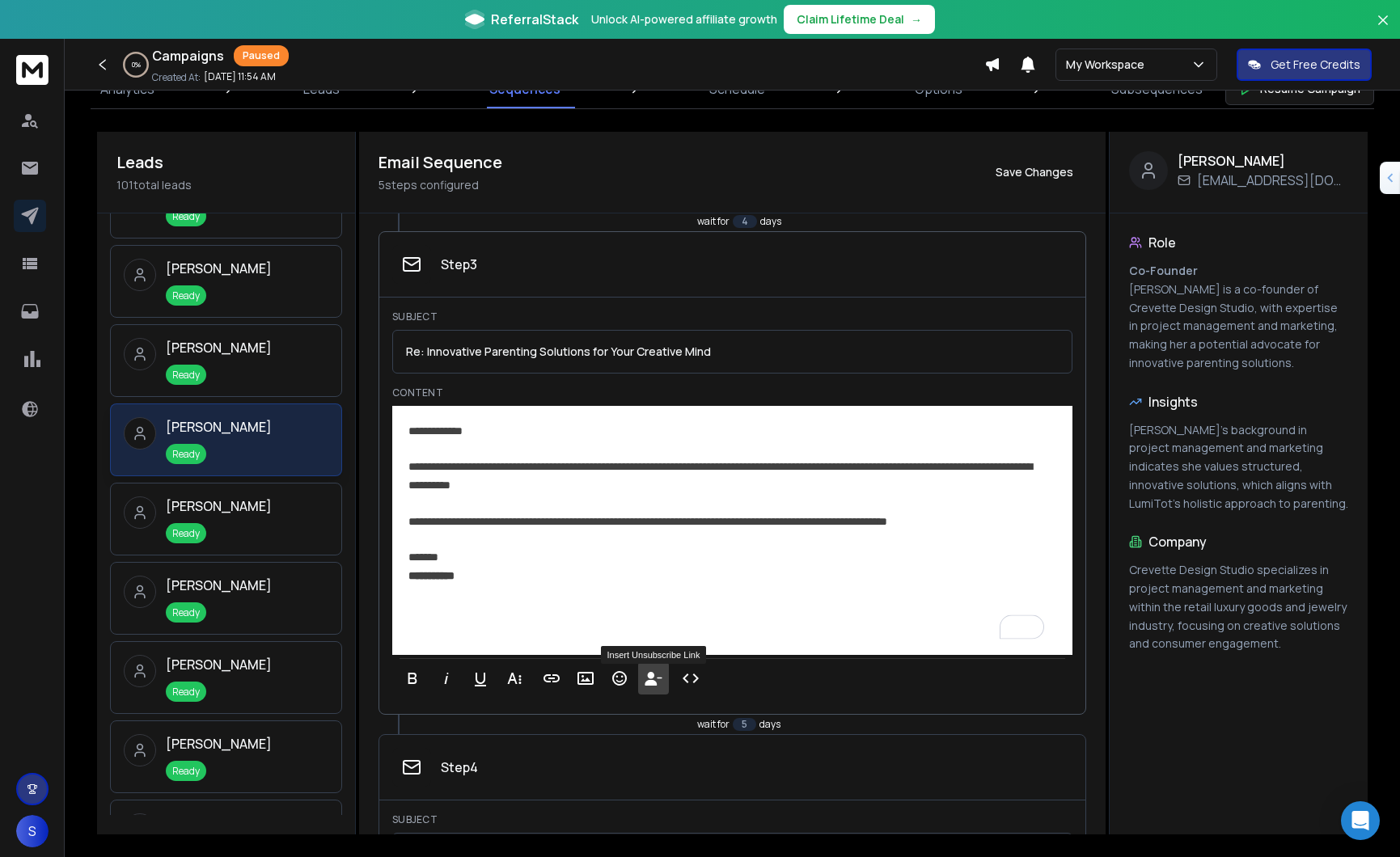
click at [651, 678] on icon "button" at bounding box center [653, 679] width 17 height 14
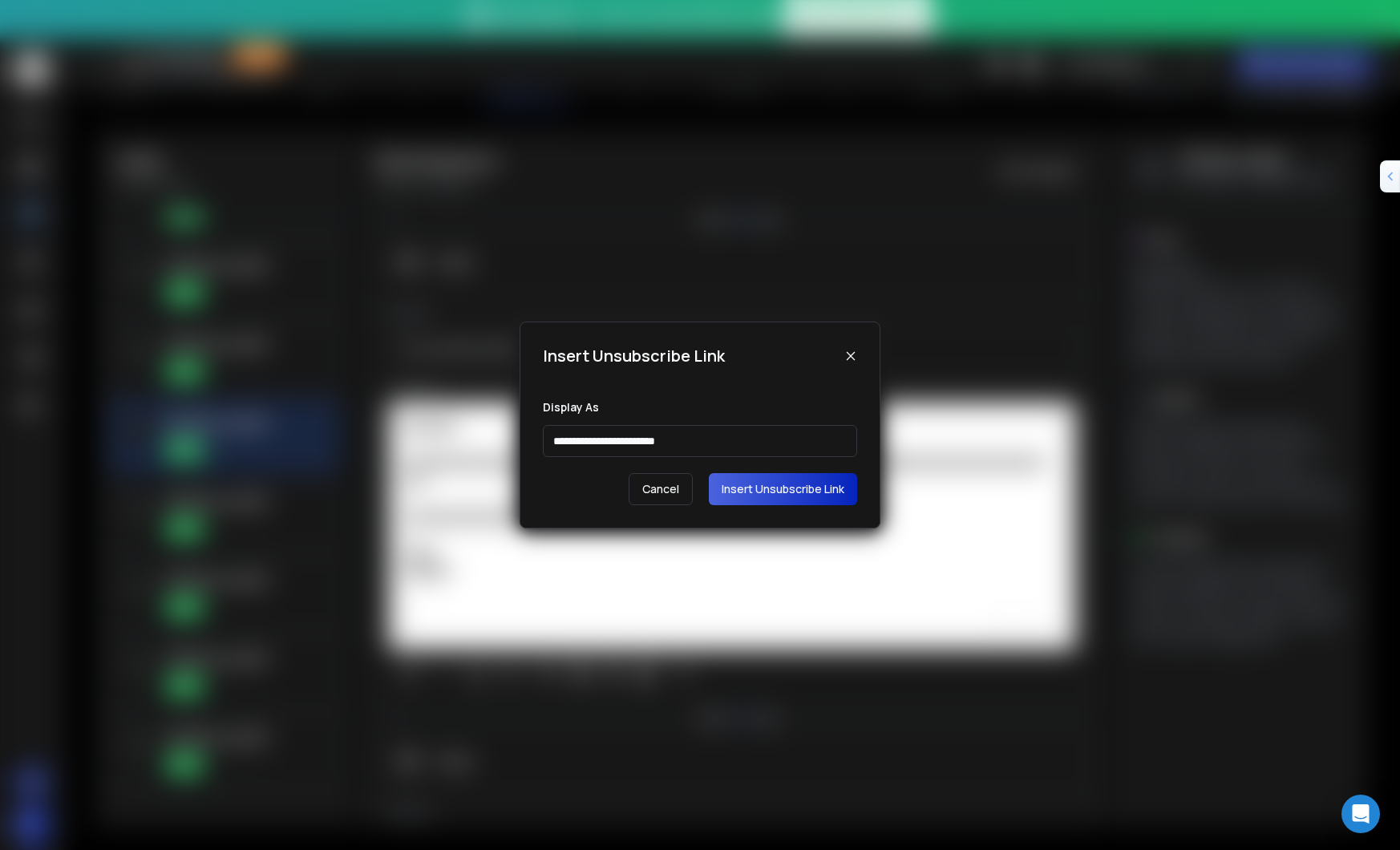
click at [779, 477] on button "Insert Unsubscribe Link" at bounding box center [783, 490] width 148 height 32
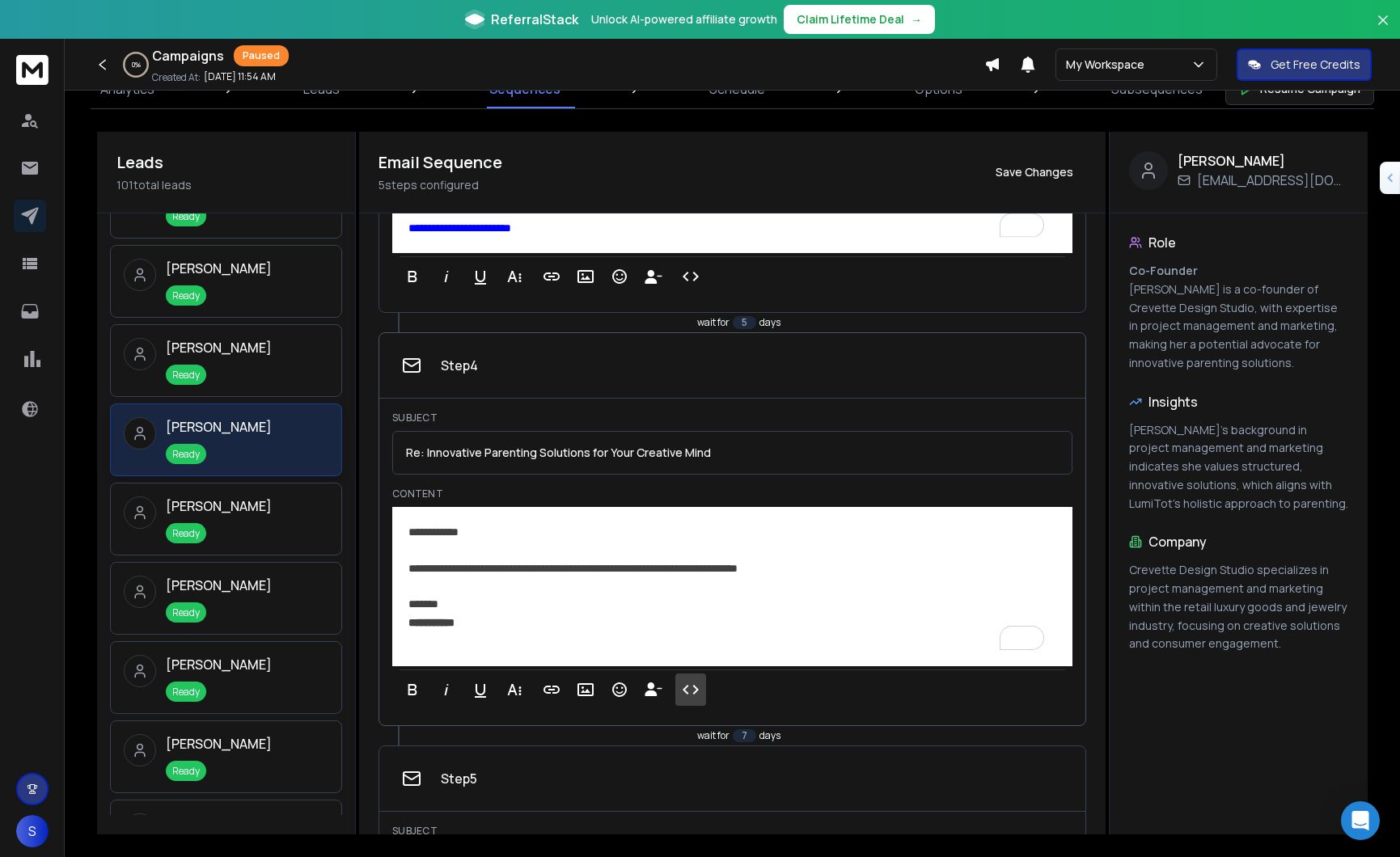
scroll to position [1621, 0]
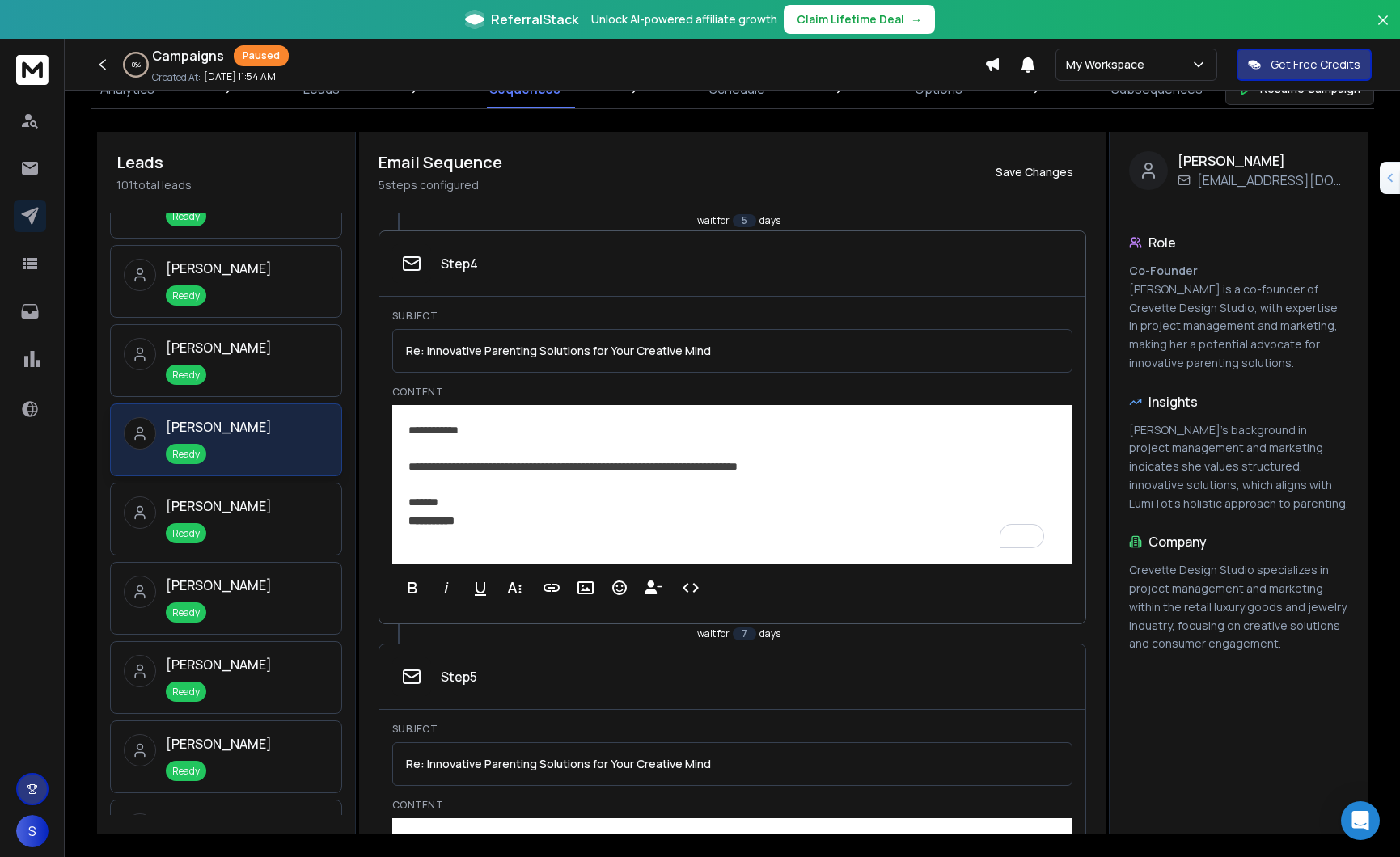
click at [430, 534] on div "To enrich screen reader interactions, please activate Accessibility in Grammarl…" at bounding box center [732, 539] width 648 height 18
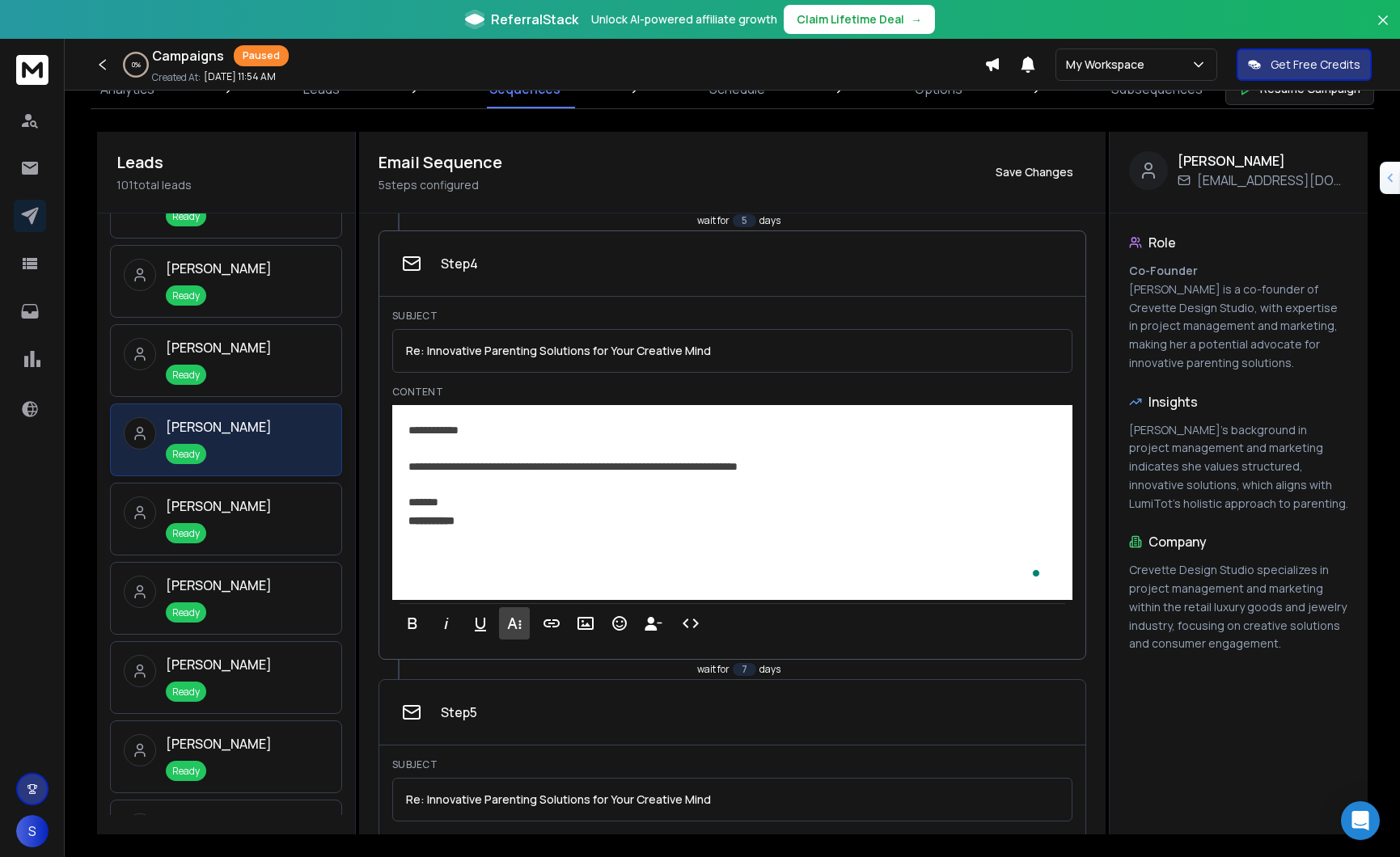
scroll to position [1611, 0]
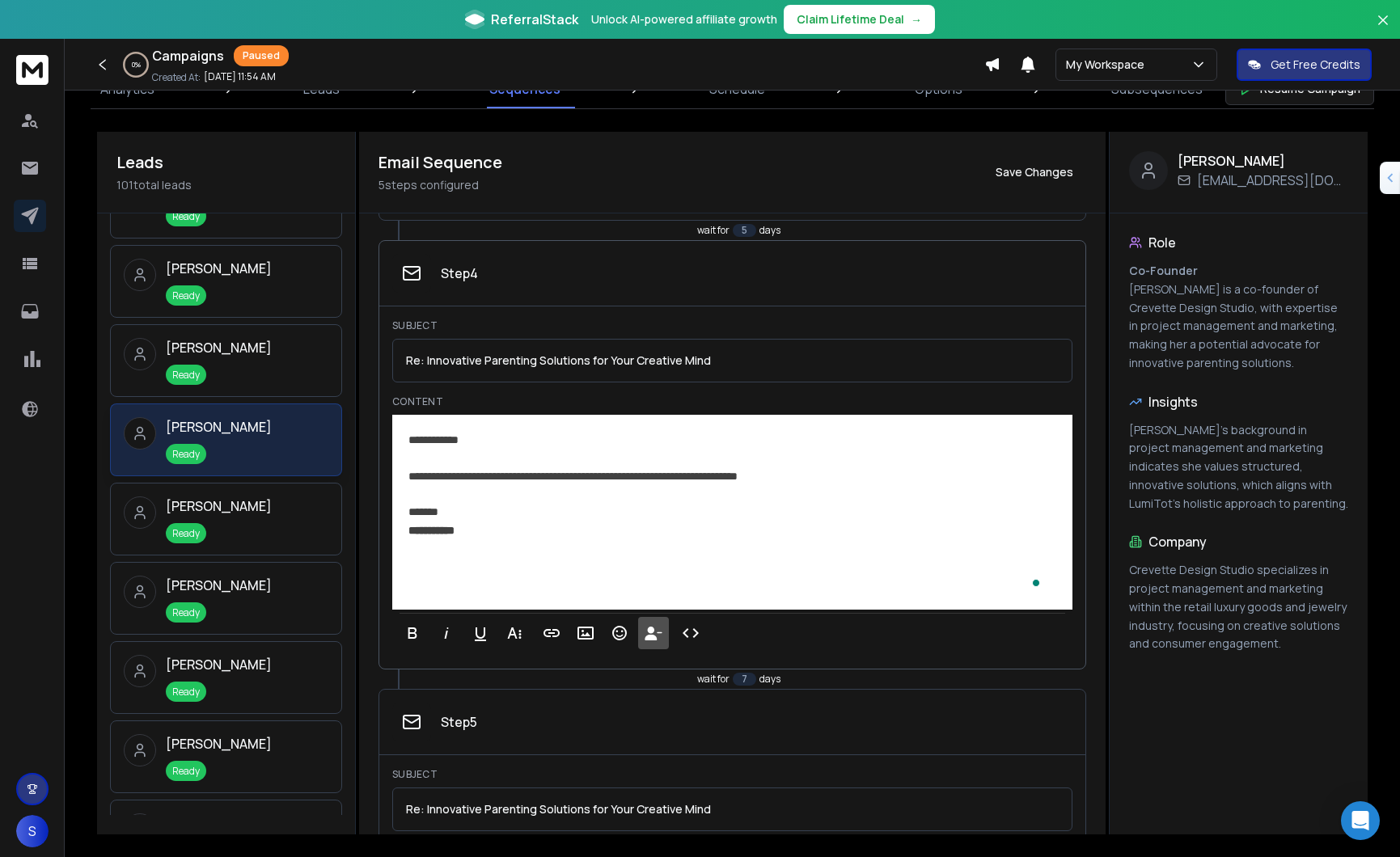
click at [651, 630] on icon "button" at bounding box center [653, 634] width 17 height 14
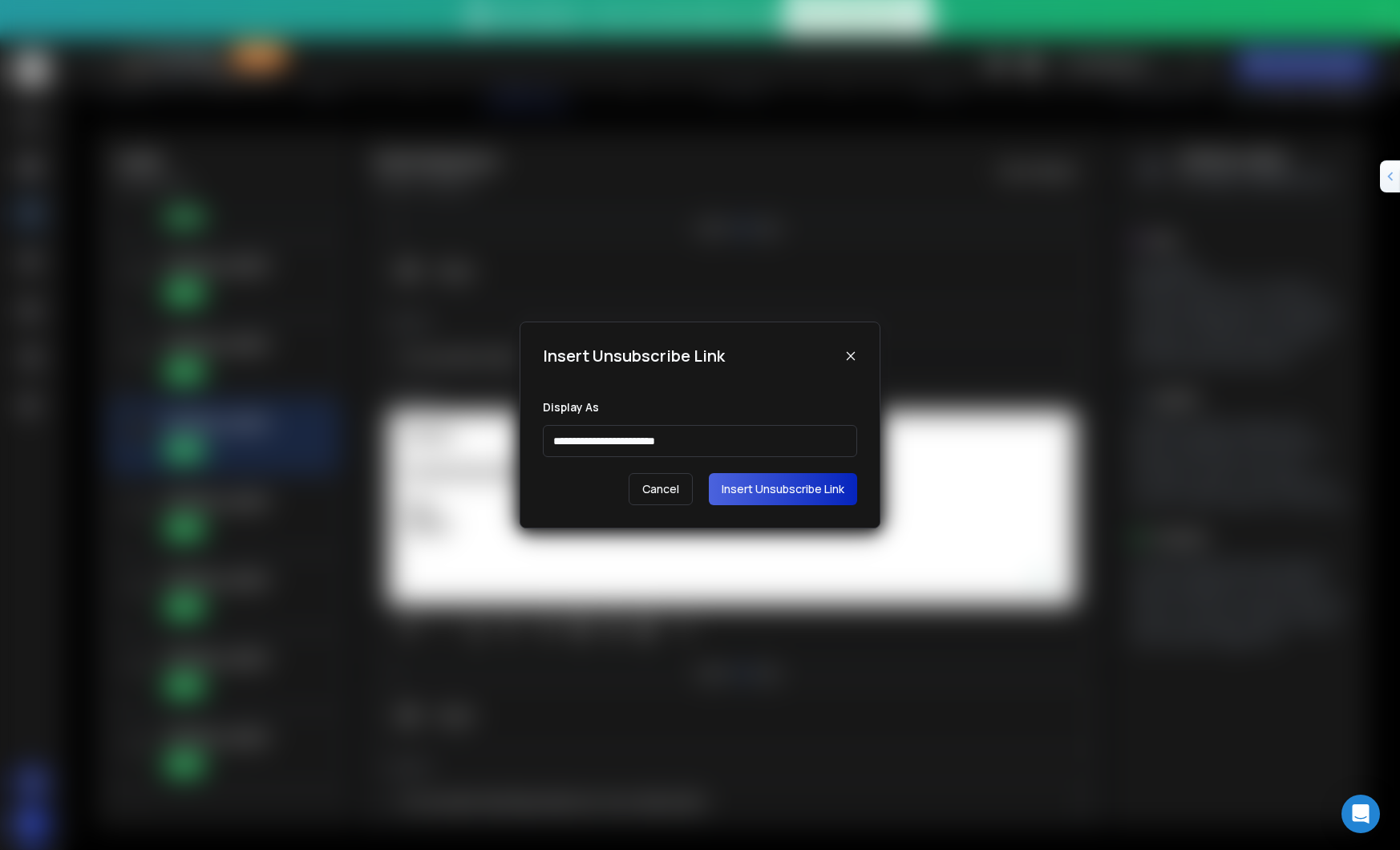
click at [753, 496] on button "Insert Unsubscribe Link" at bounding box center [783, 490] width 148 height 32
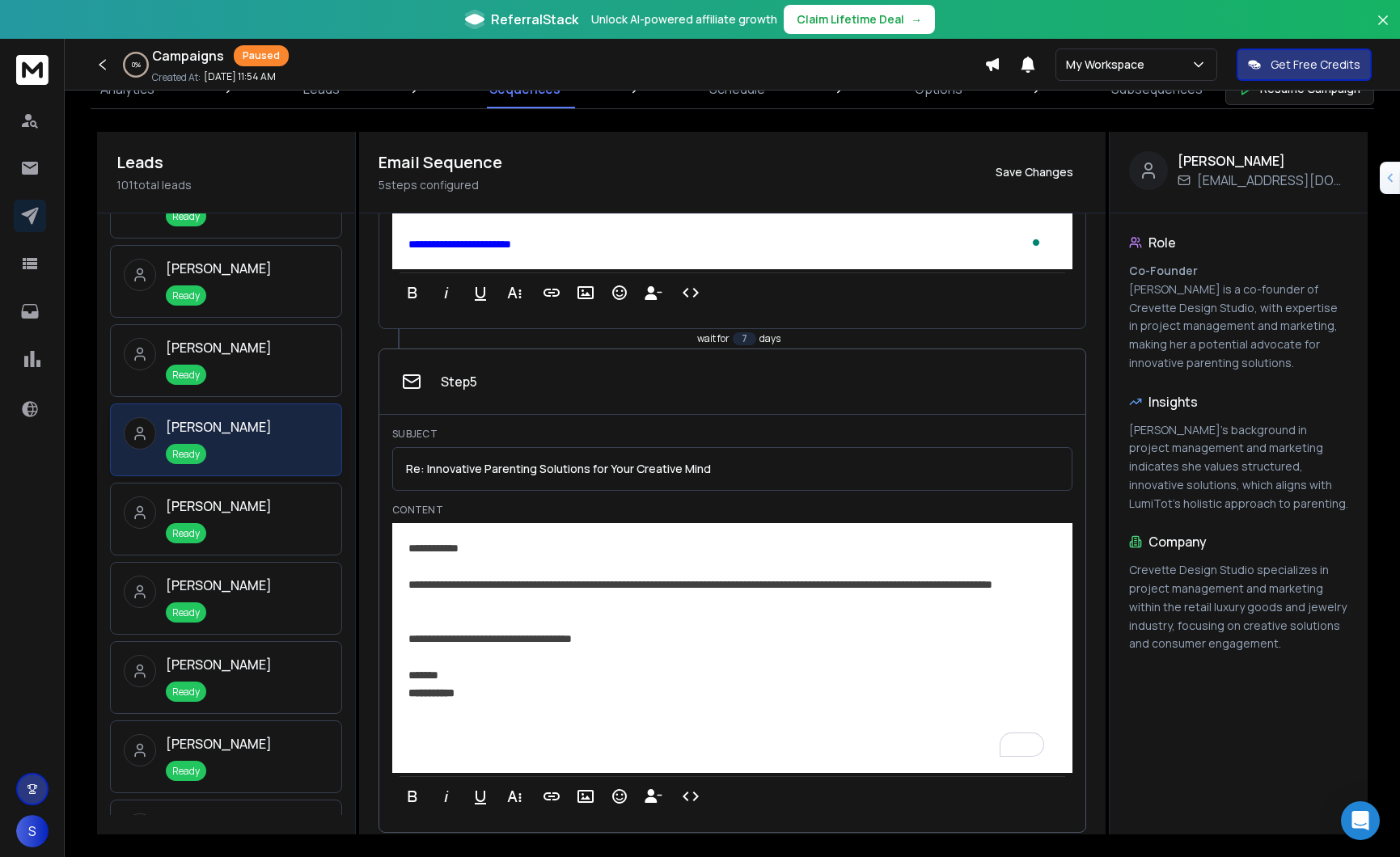
scroll to position [1971, 0]
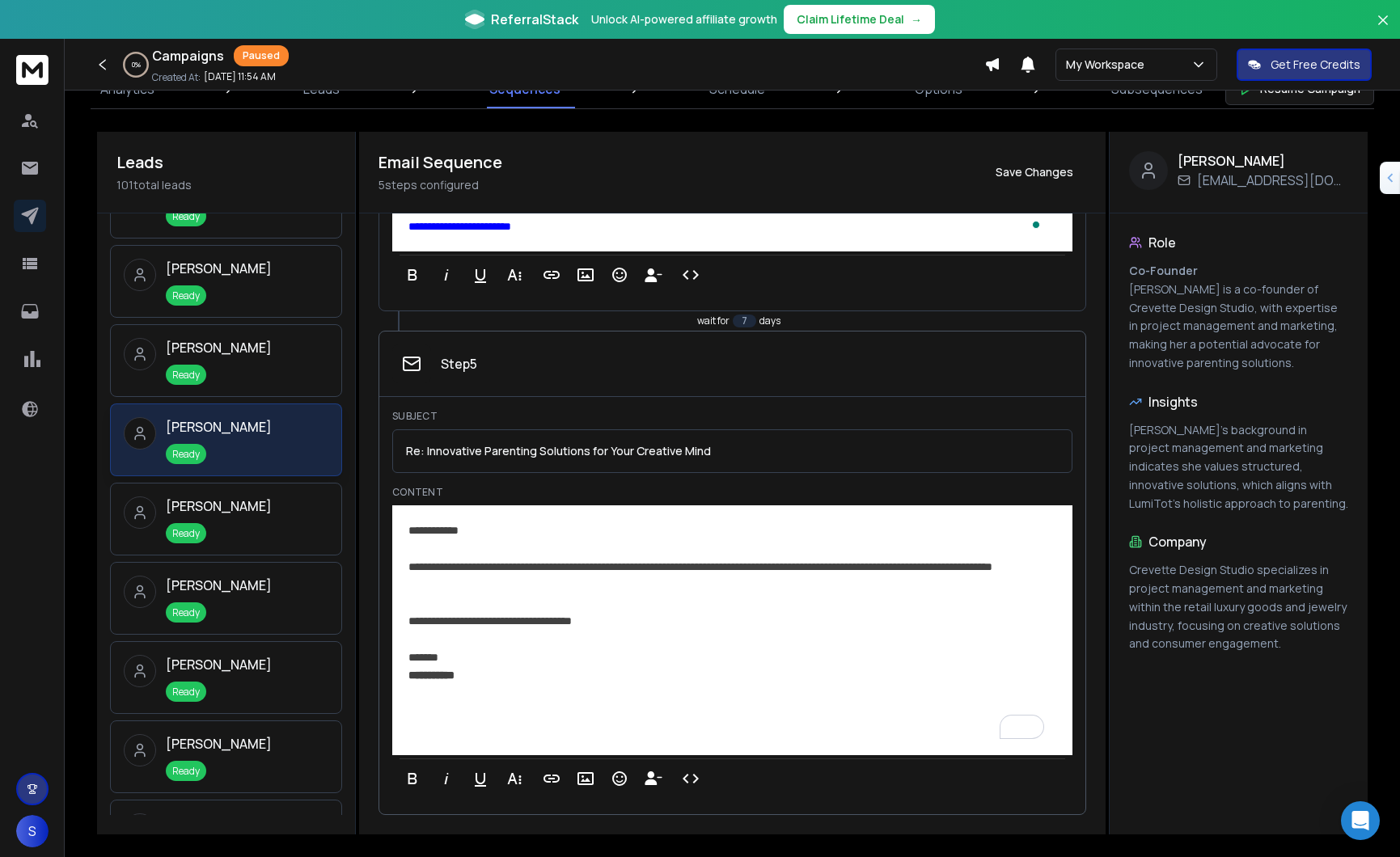
click at [463, 745] on div "**********" at bounding box center [732, 630] width 681 height 249
click at [655, 784] on icon "button" at bounding box center [653, 779] width 17 height 14
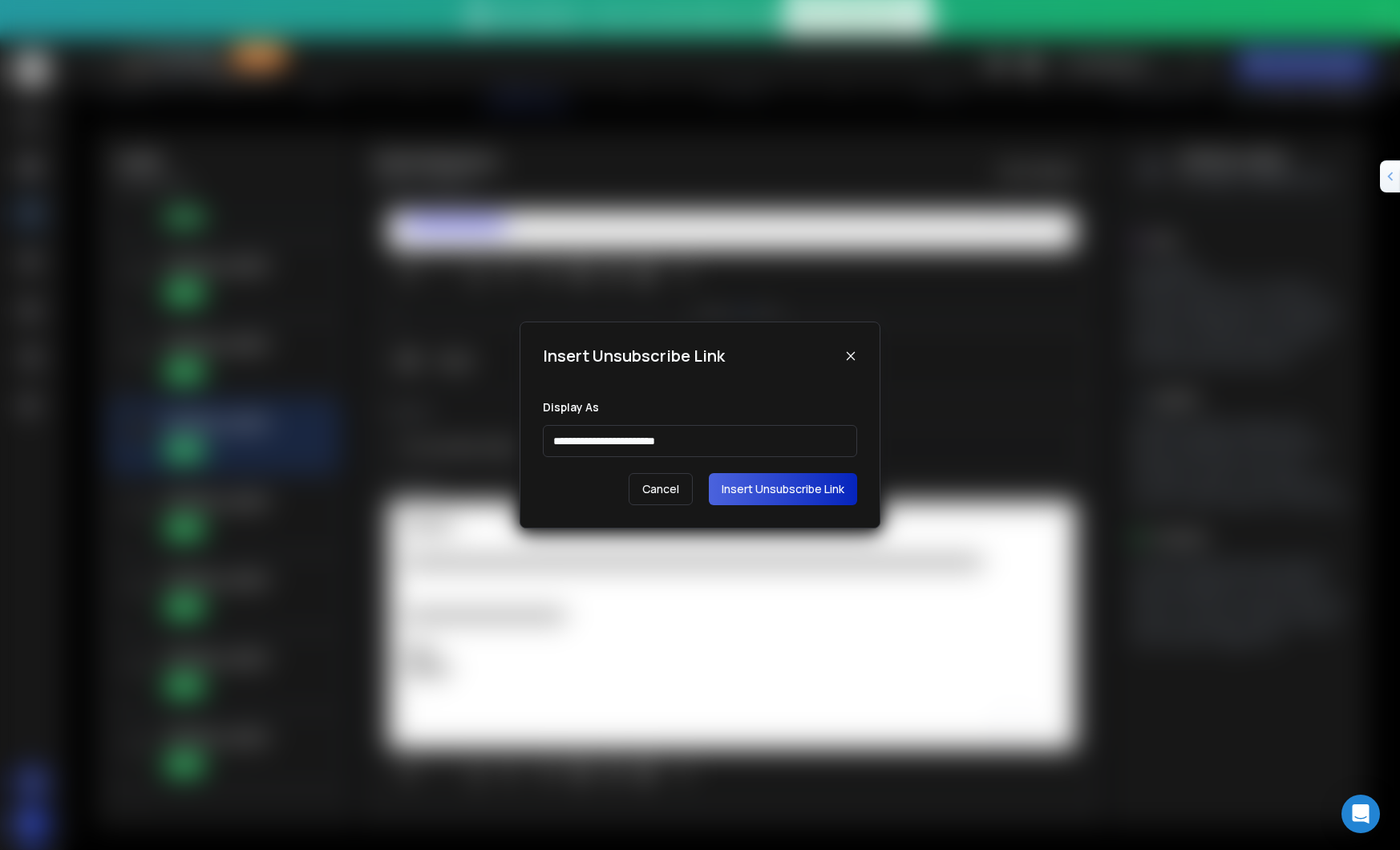
click at [749, 494] on button "Insert Unsubscribe Link" at bounding box center [783, 490] width 148 height 32
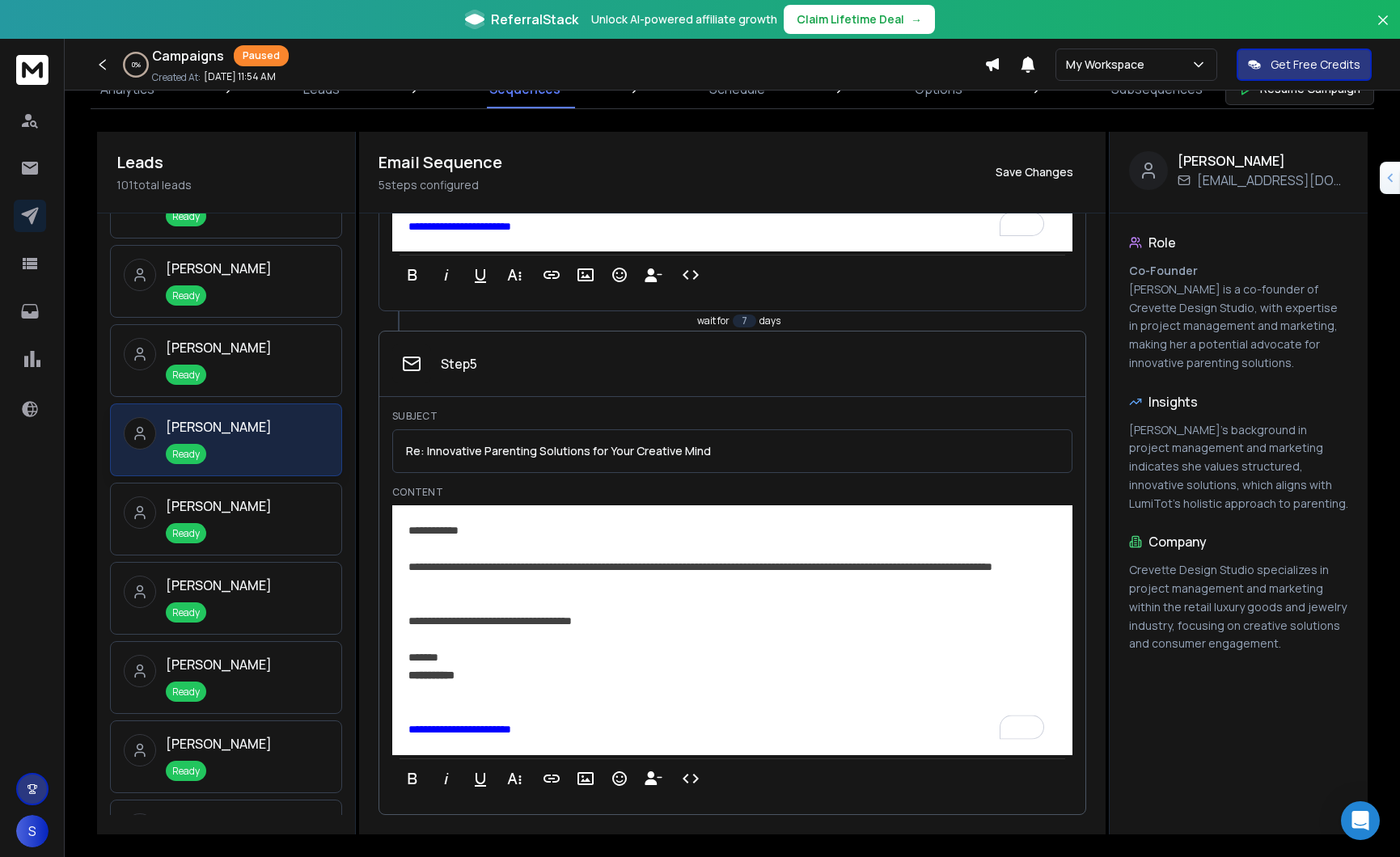
click at [1059, 166] on button "Save Changes" at bounding box center [1034, 172] width 104 height 32
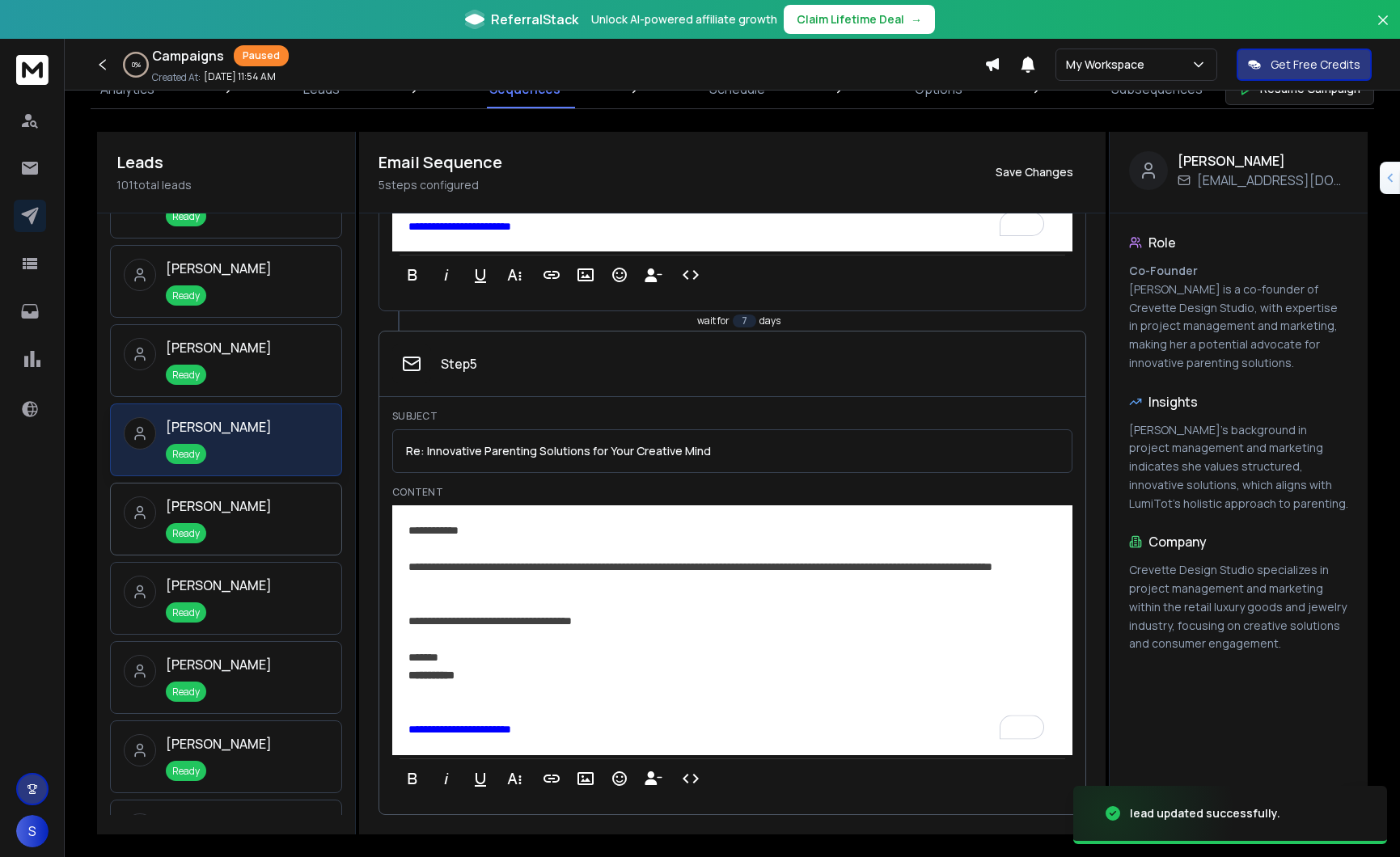
click at [223, 515] on h3 "[PERSON_NAME]" at bounding box center [218, 507] width 106 height 19
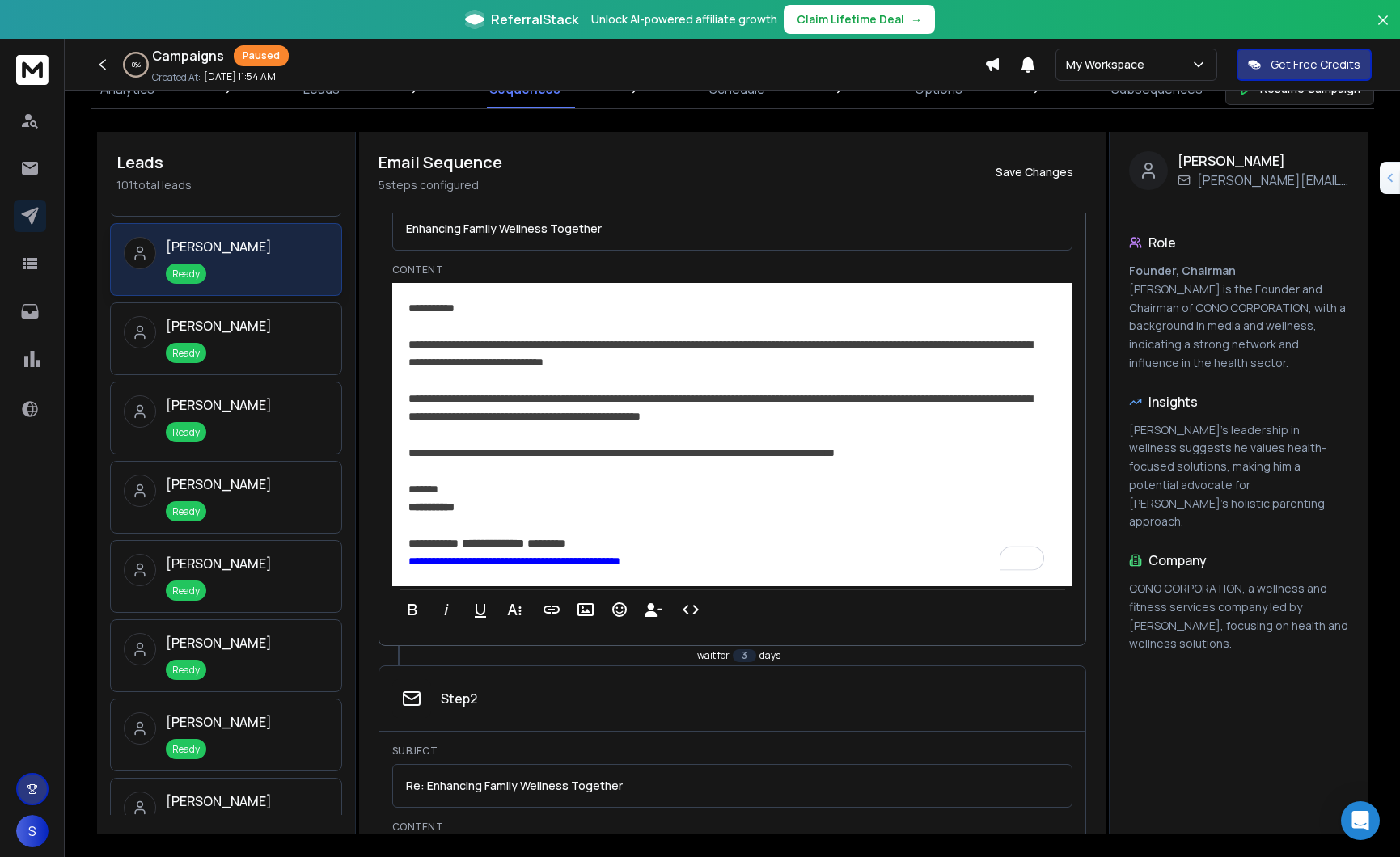
scroll to position [200, 0]
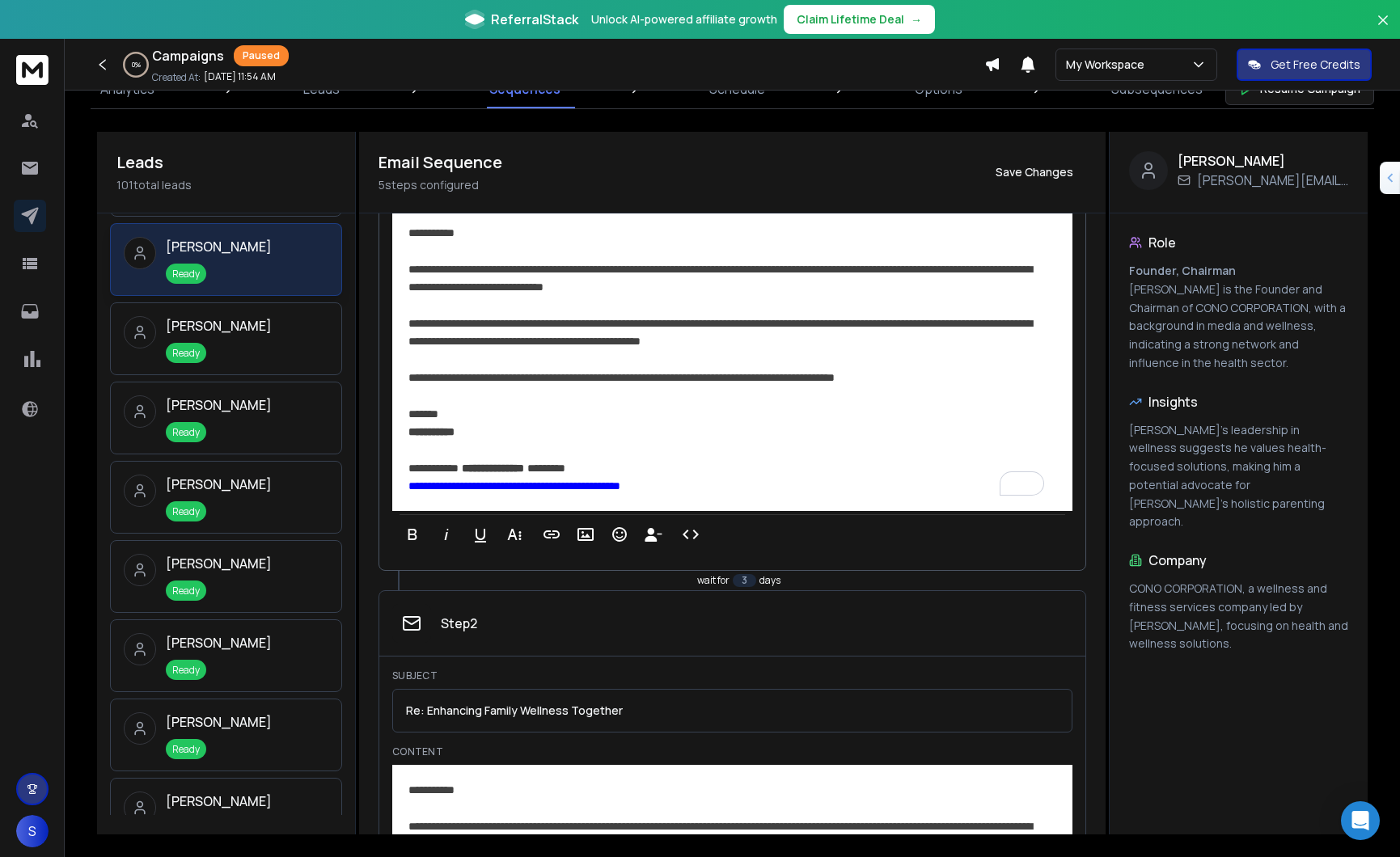
click at [720, 483] on div "**********" at bounding box center [732, 486] width 648 height 18
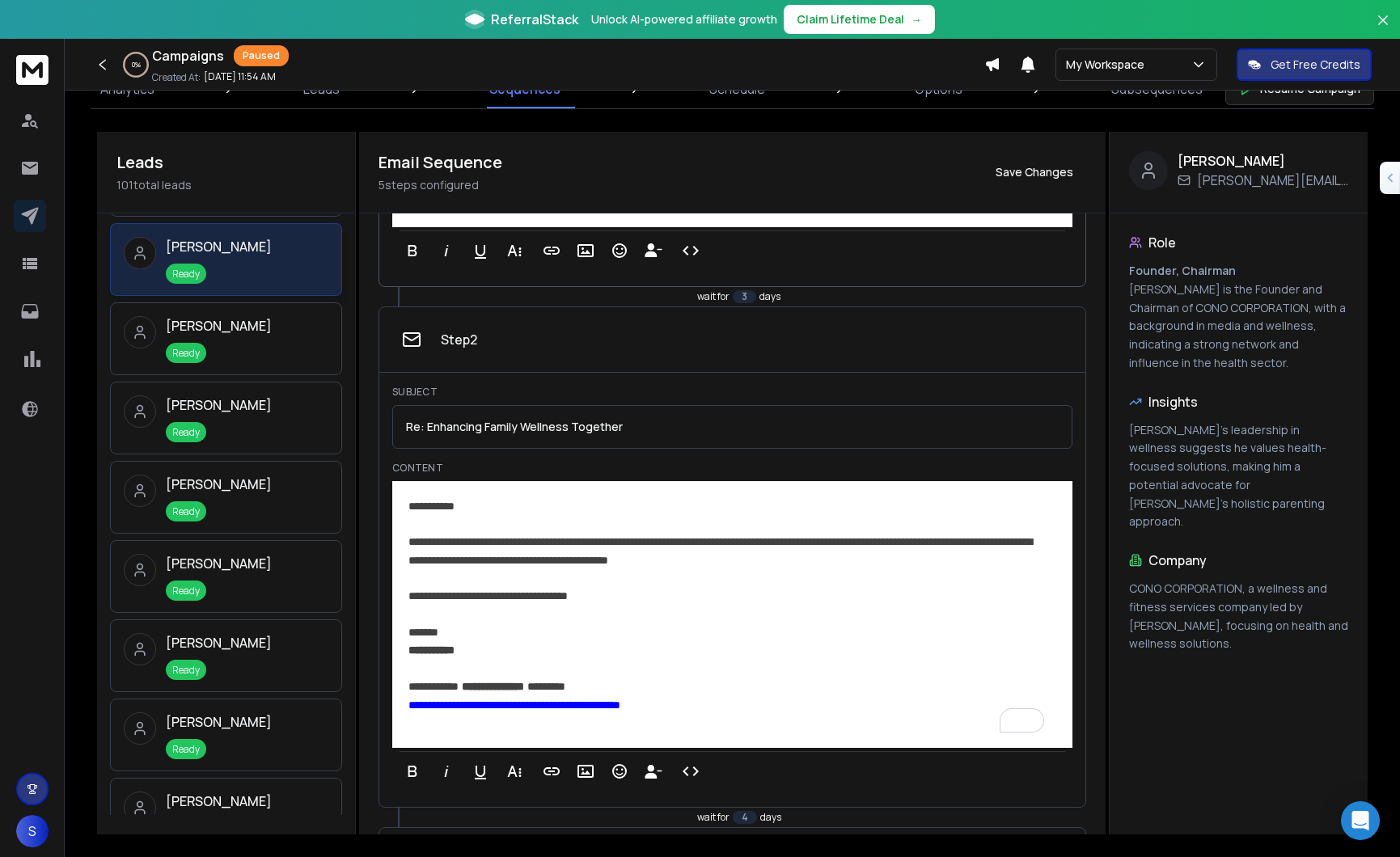
scroll to position [549, 0]
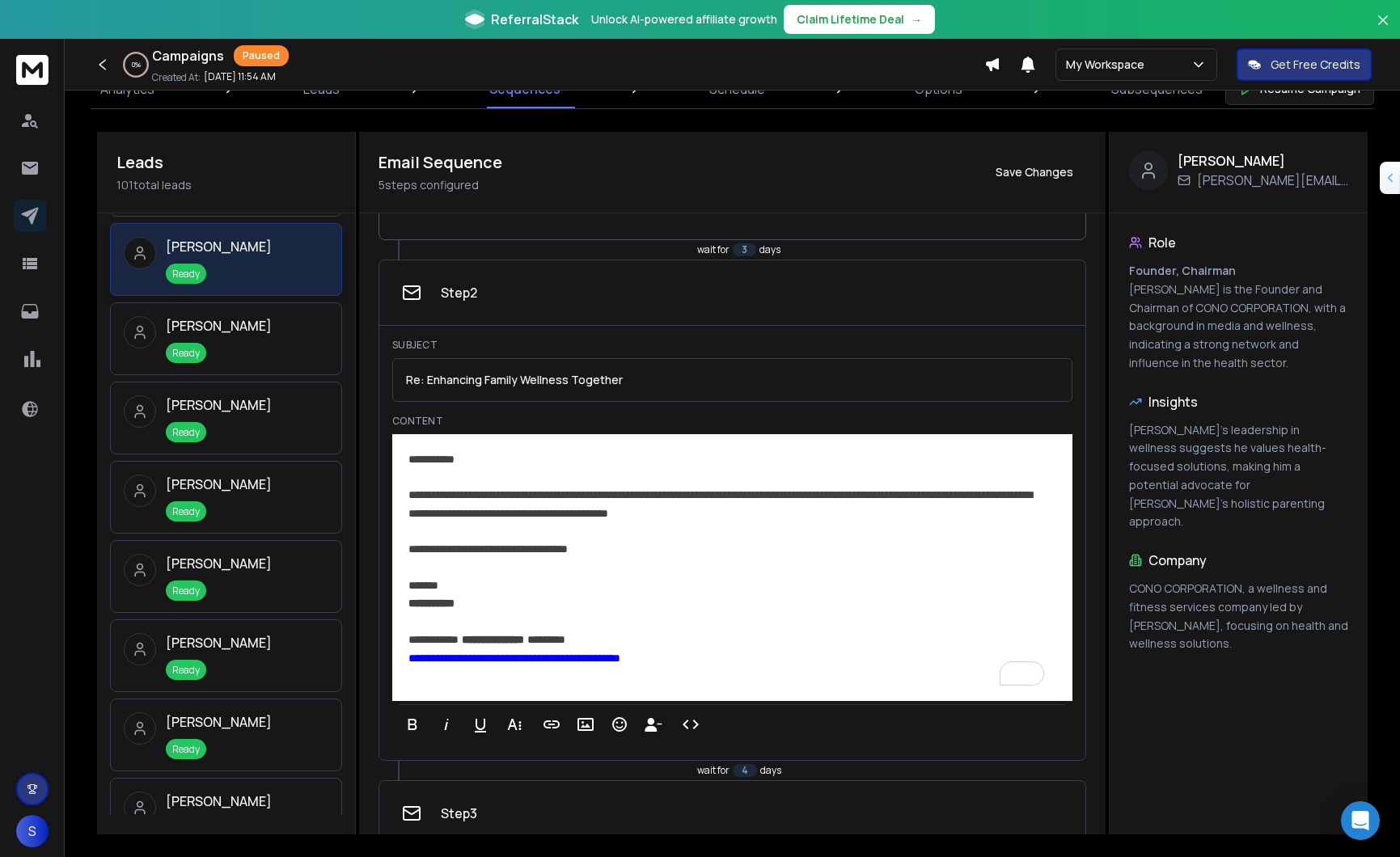
click at [710, 652] on div "**********" at bounding box center [732, 659] width 648 height 18
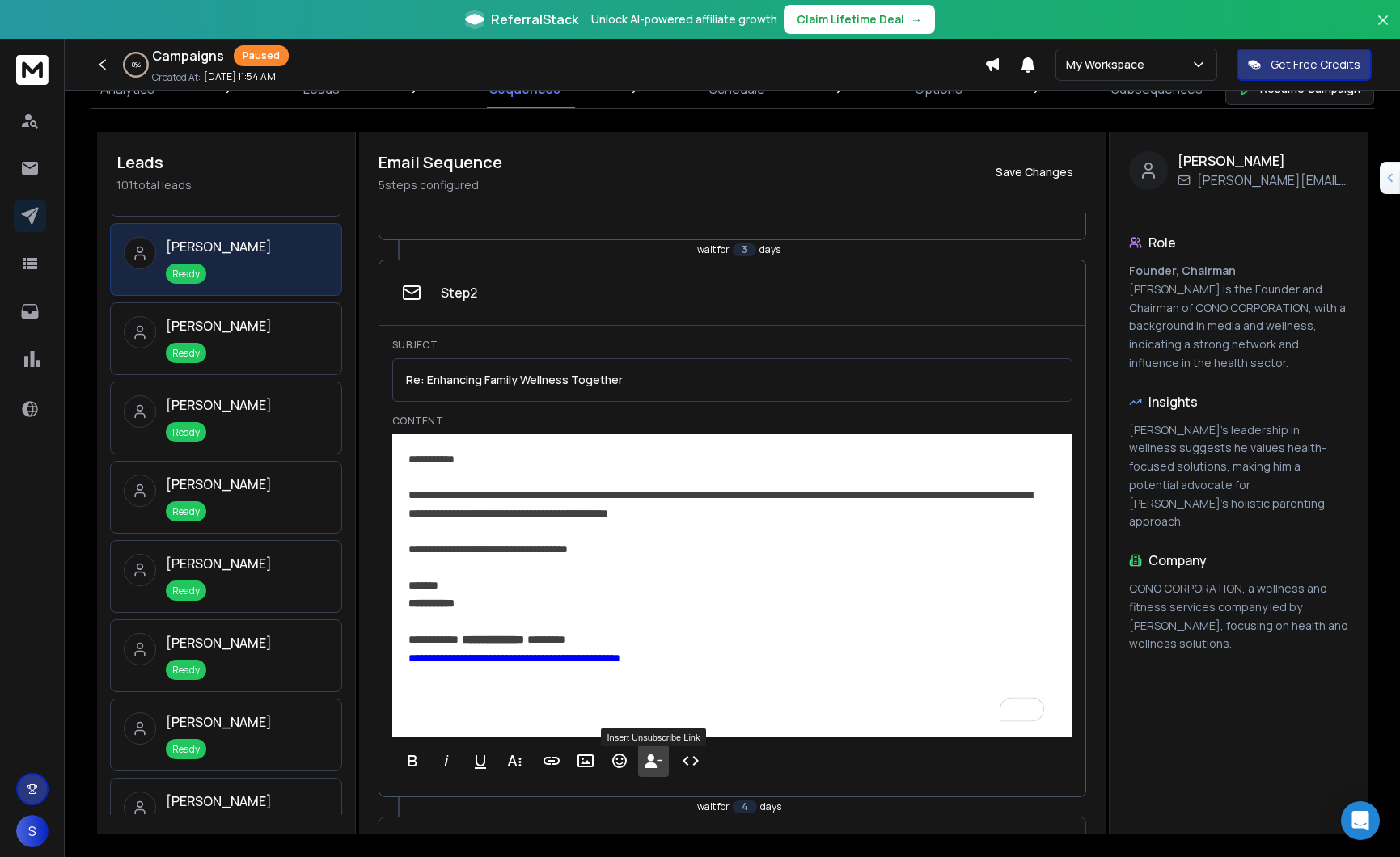
click at [655, 767] on icon "button" at bounding box center [653, 762] width 17 height 14
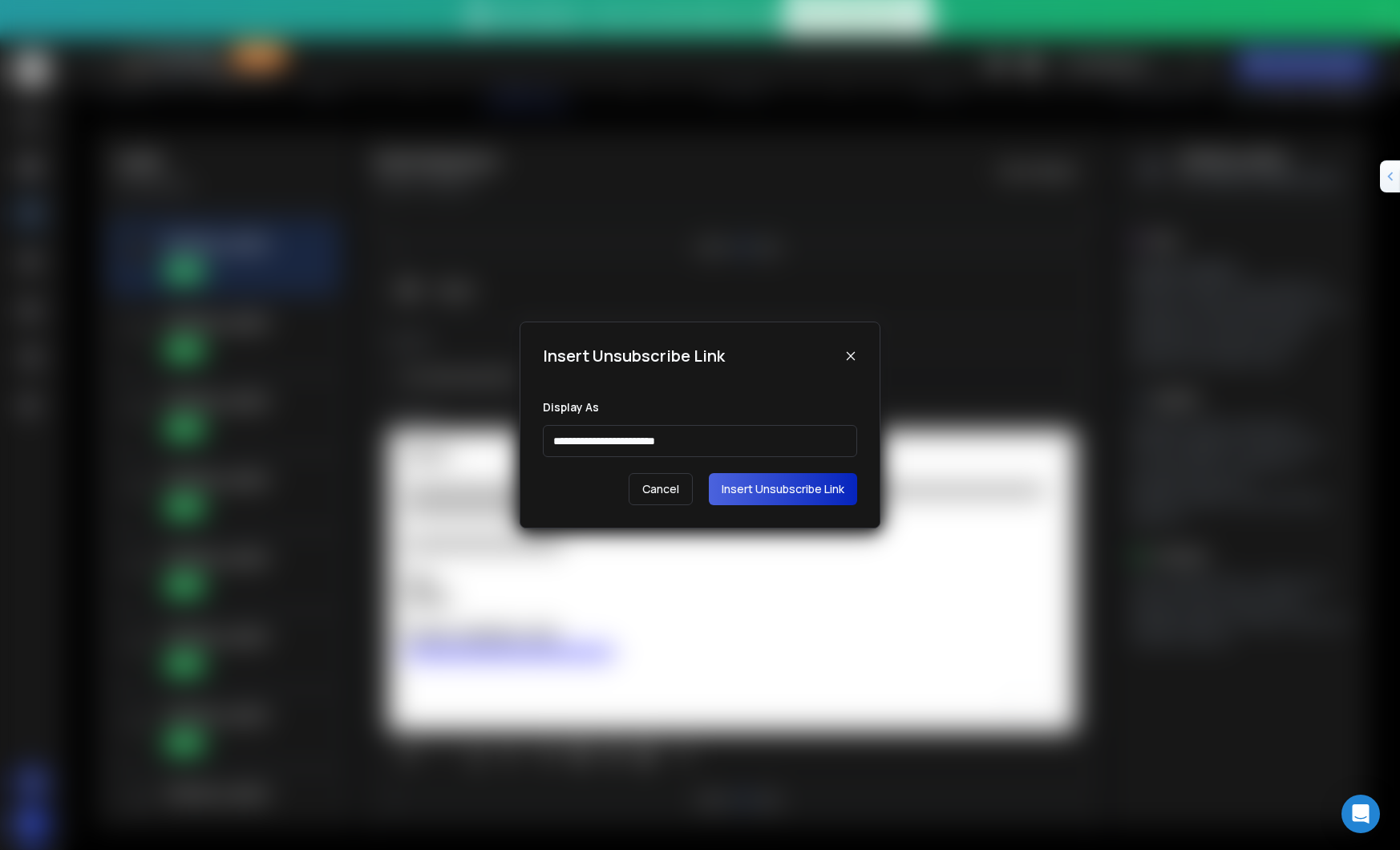
click at [806, 475] on button "Insert Unsubscribe Link" at bounding box center [783, 490] width 148 height 32
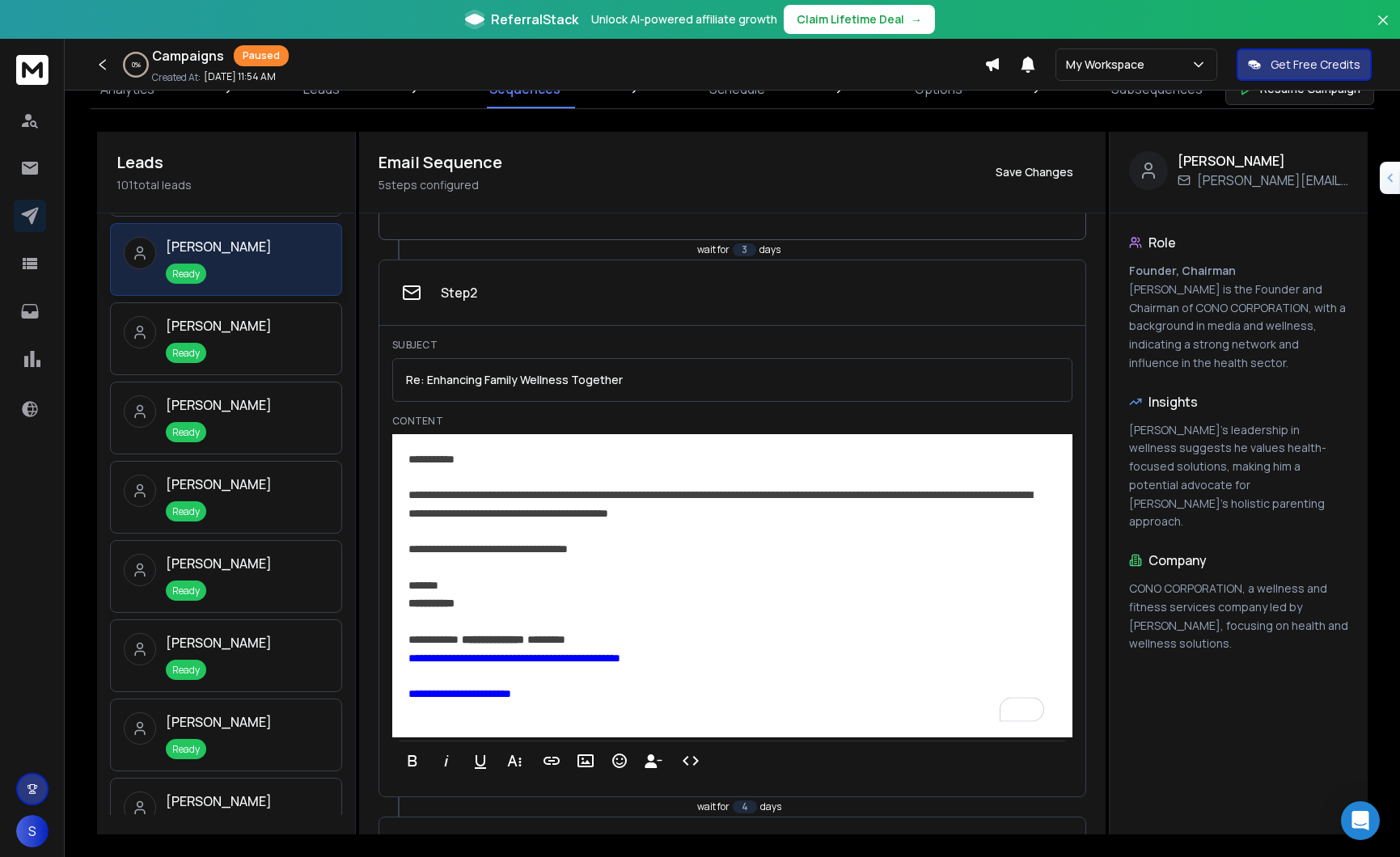
click at [507, 673] on div "To enrich screen reader interactions, please activate Accessibility in Grammarl…" at bounding box center [732, 677] width 648 height 18
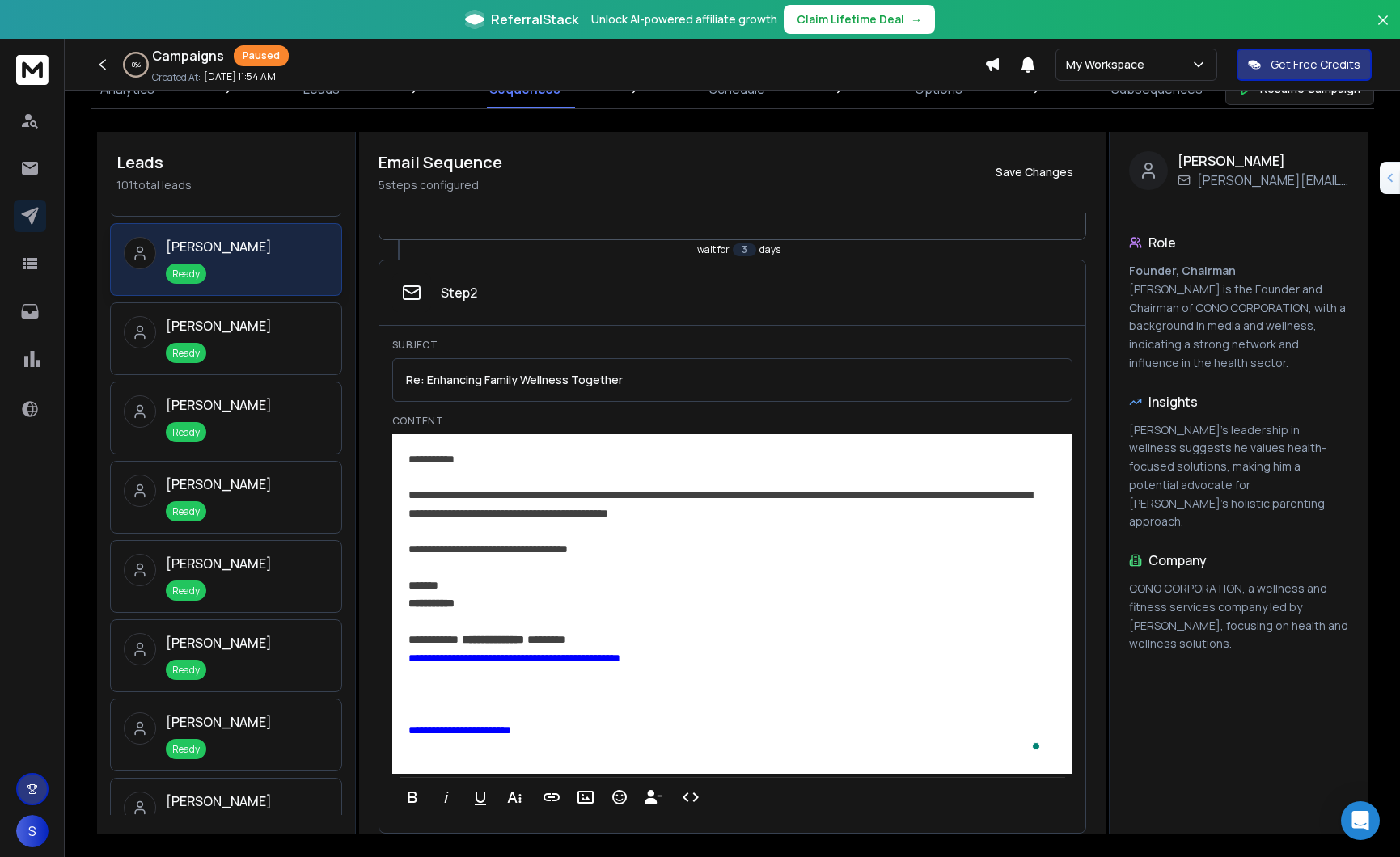
click at [498, 766] on div "**********" at bounding box center [732, 605] width 681 height 340
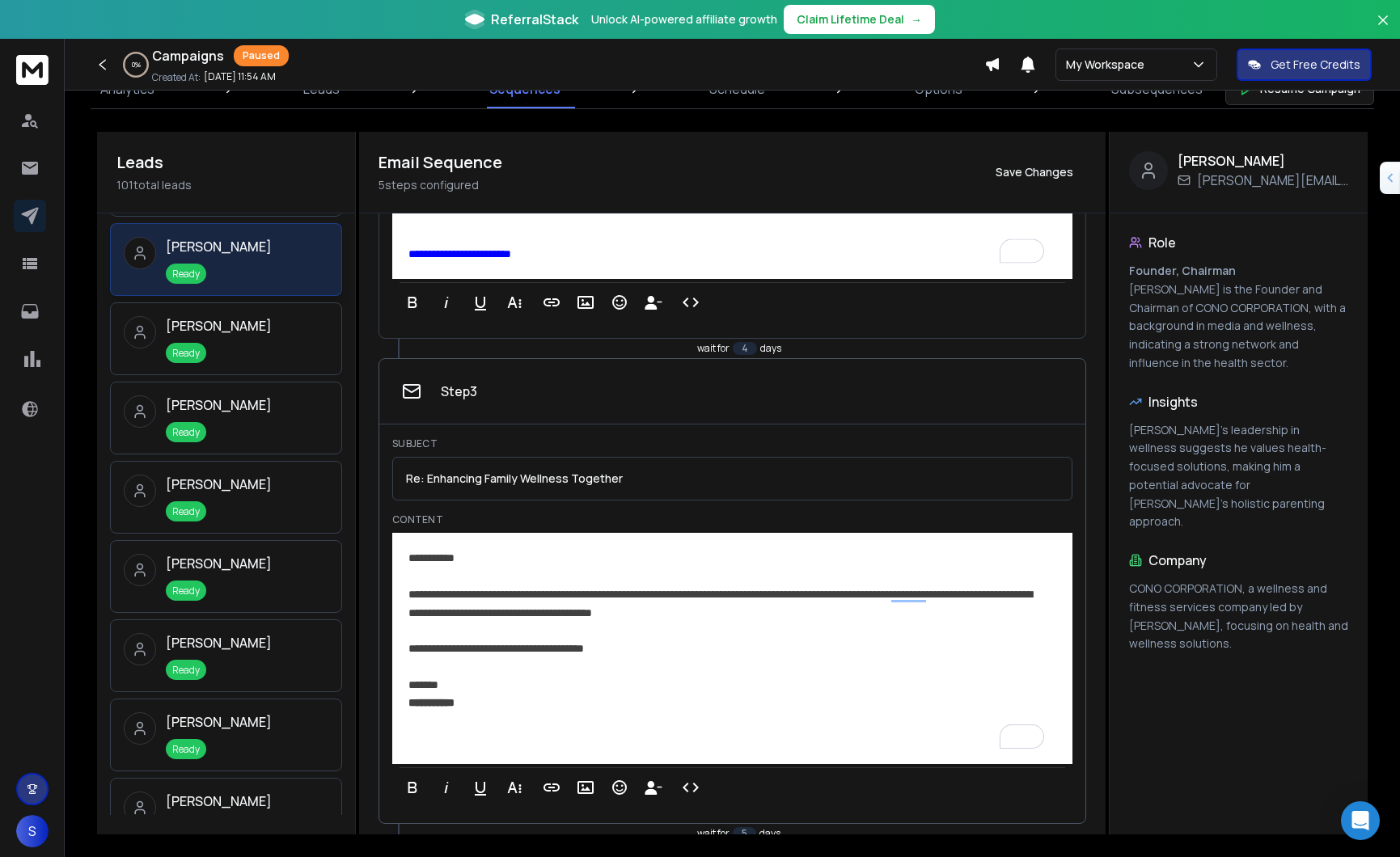
scroll to position [1036, 0]
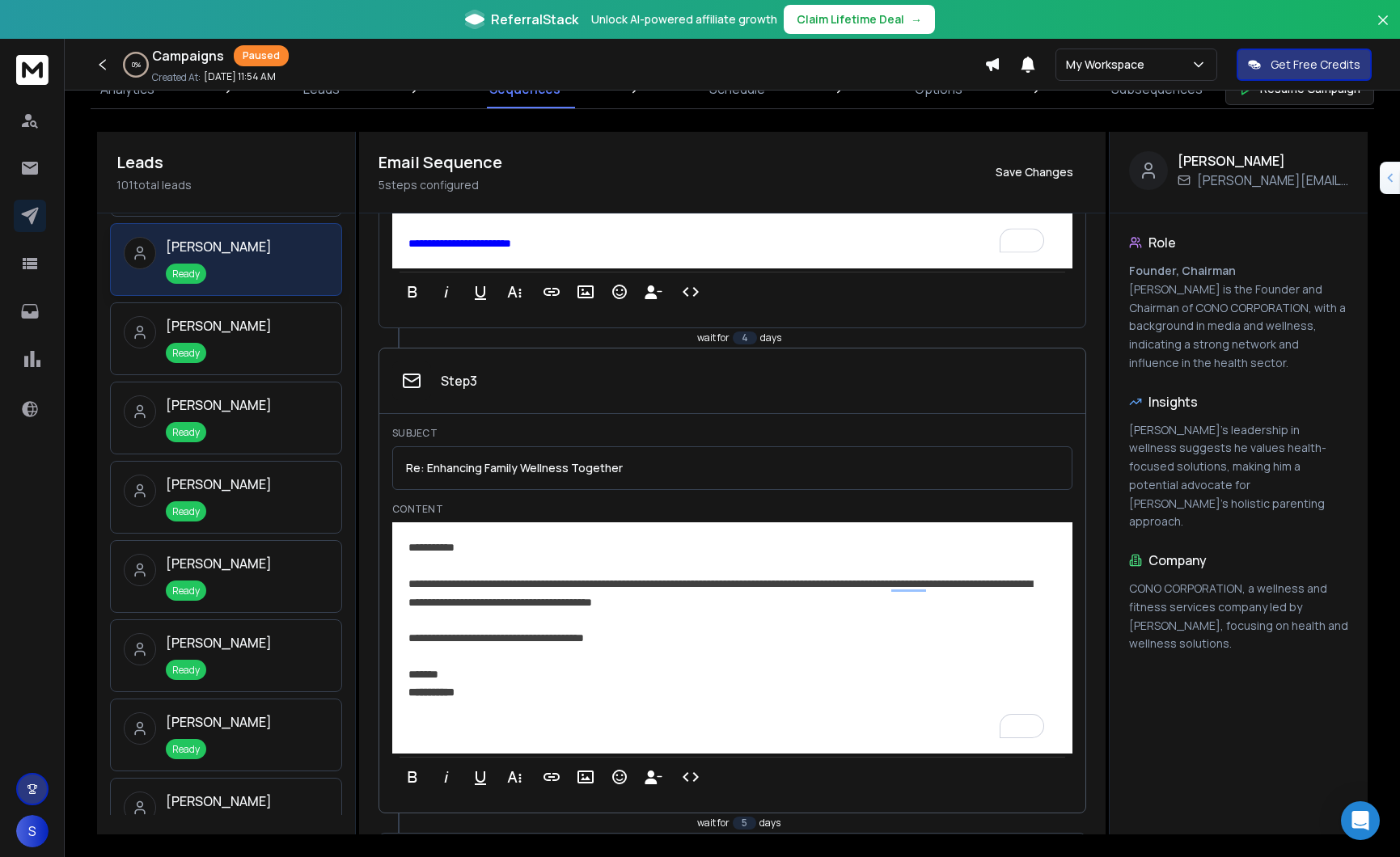
click at [526, 734] on div "To enrich screen reader interactions, please activate Accessibility in Grammarl…" at bounding box center [732, 729] width 648 height 18
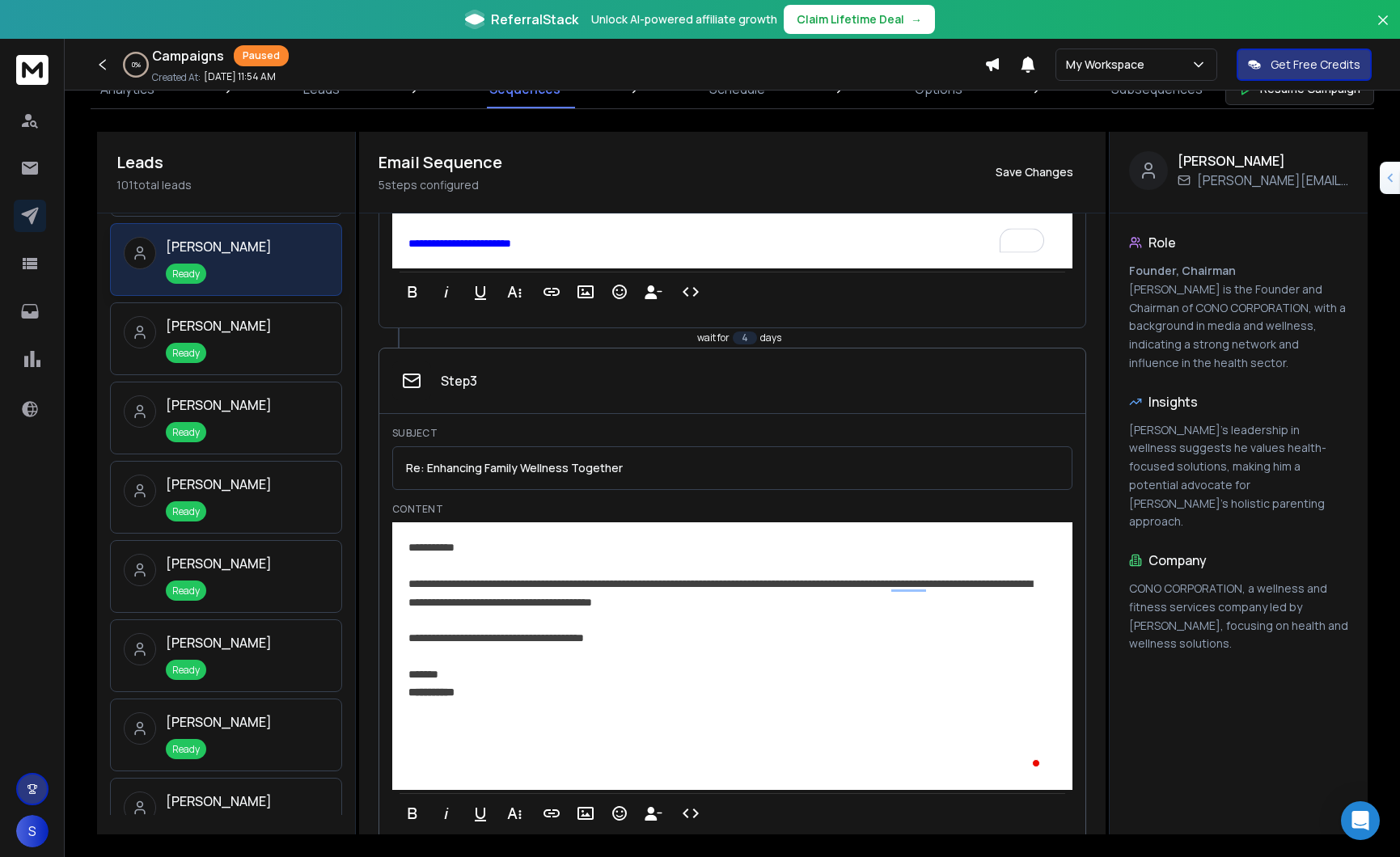
scroll to position [1129, 0]
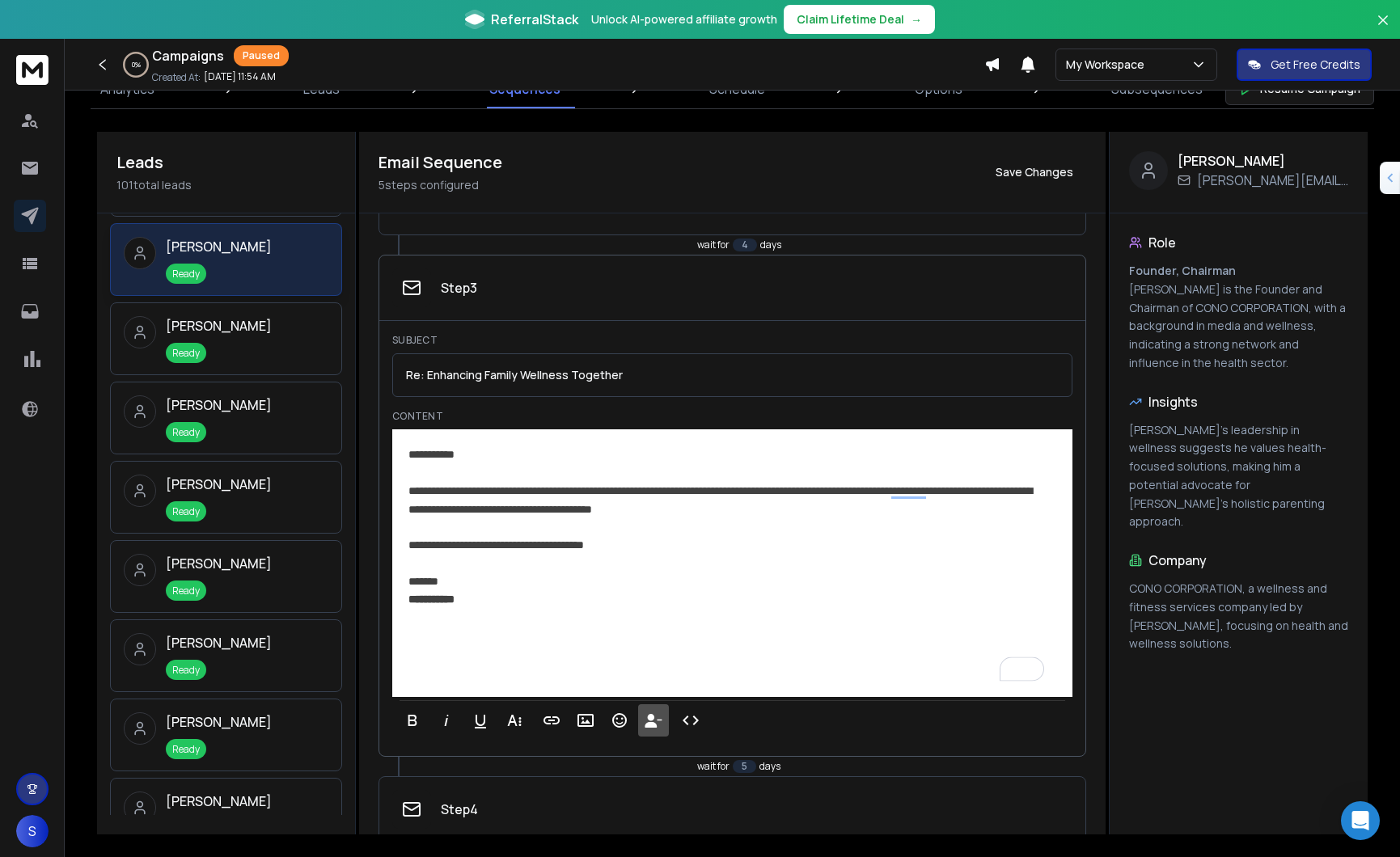
click at [665, 723] on button "Insert Unsubscribe Link" at bounding box center [654, 721] width 31 height 32
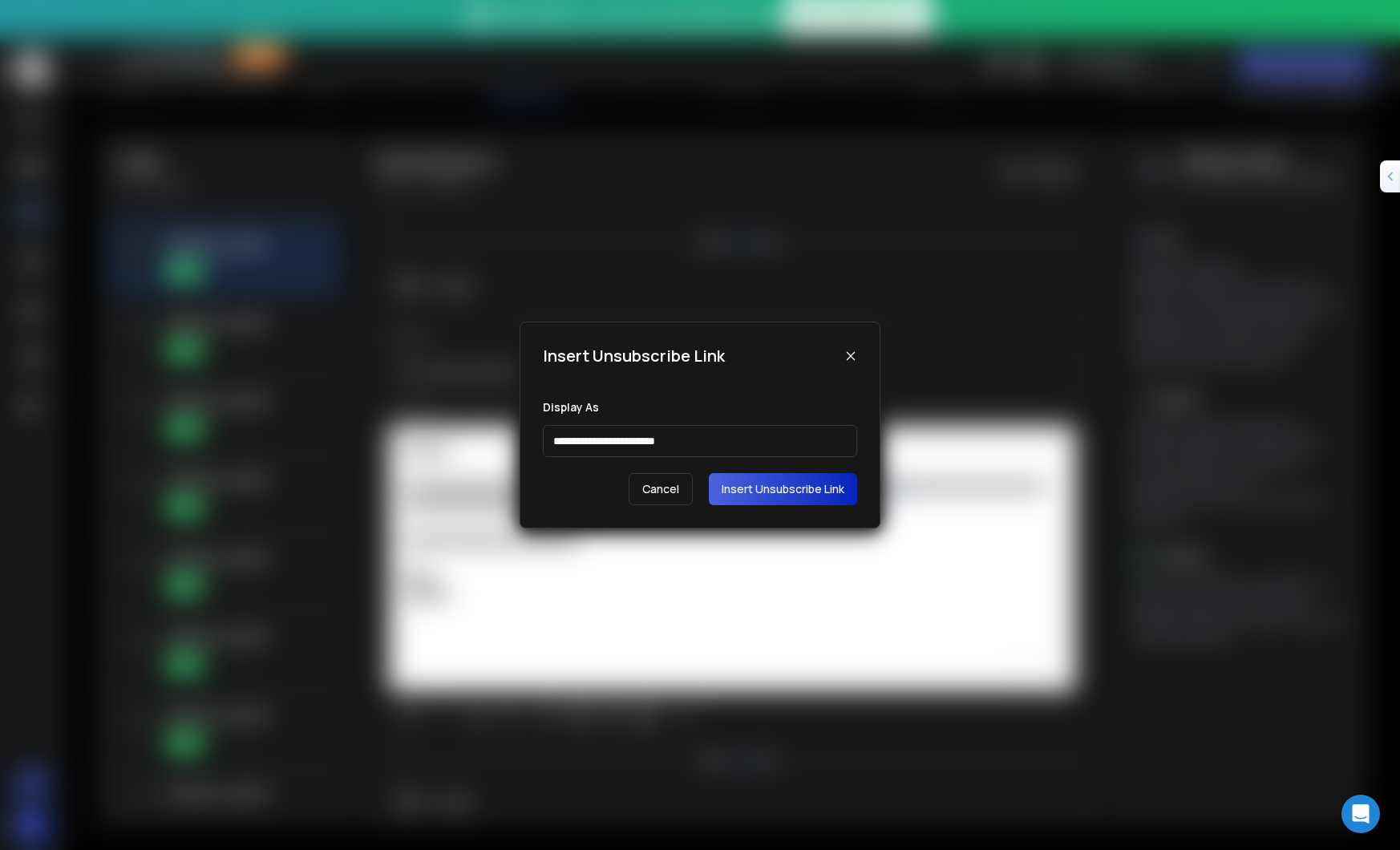
click at [723, 483] on button "Insert Unsubscribe Link" at bounding box center [783, 490] width 148 height 32
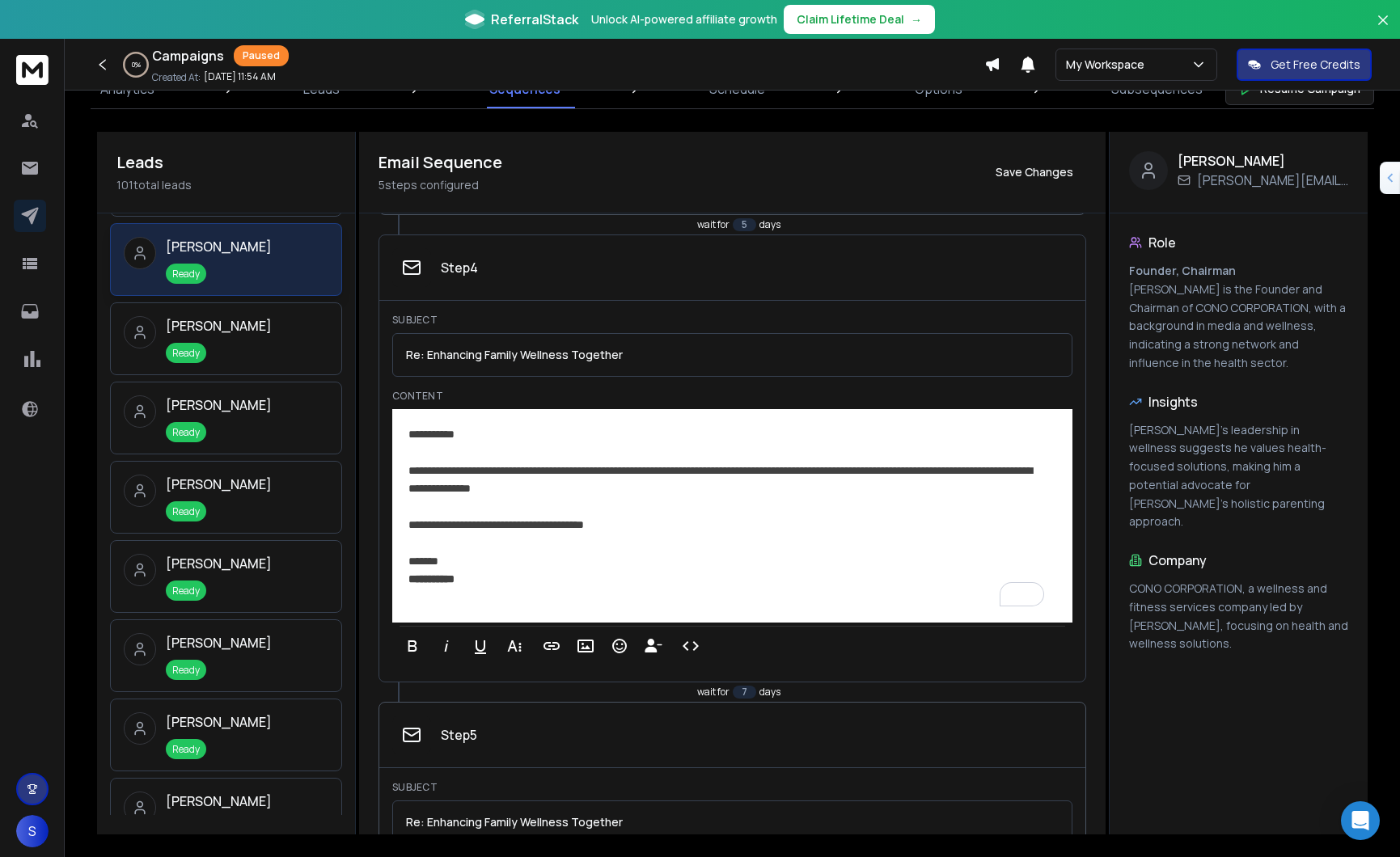
scroll to position [1705, 0]
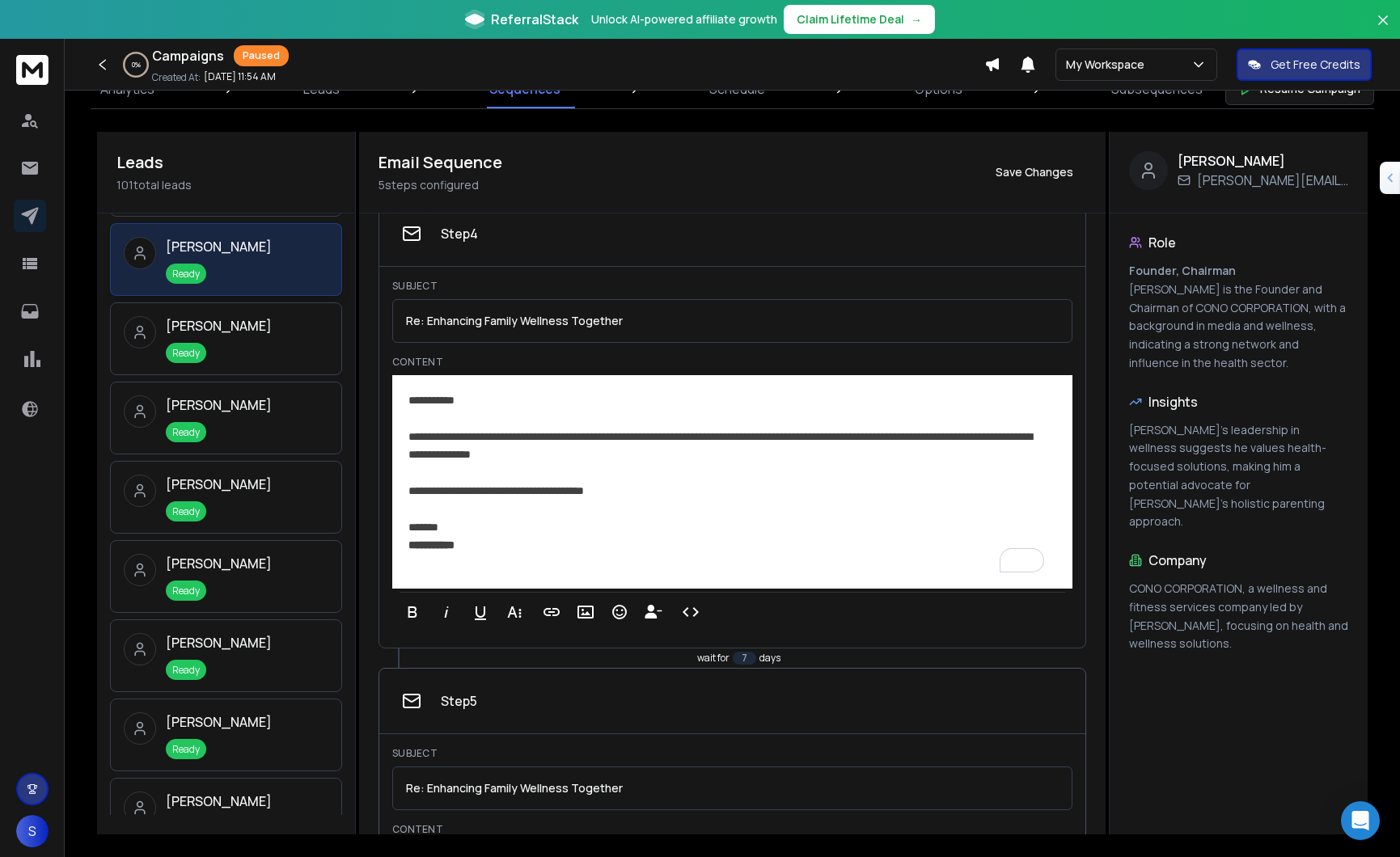
click at [517, 563] on div "To enrich screen reader interactions, please activate Accessibility in Grammarl…" at bounding box center [732, 563] width 648 height 18
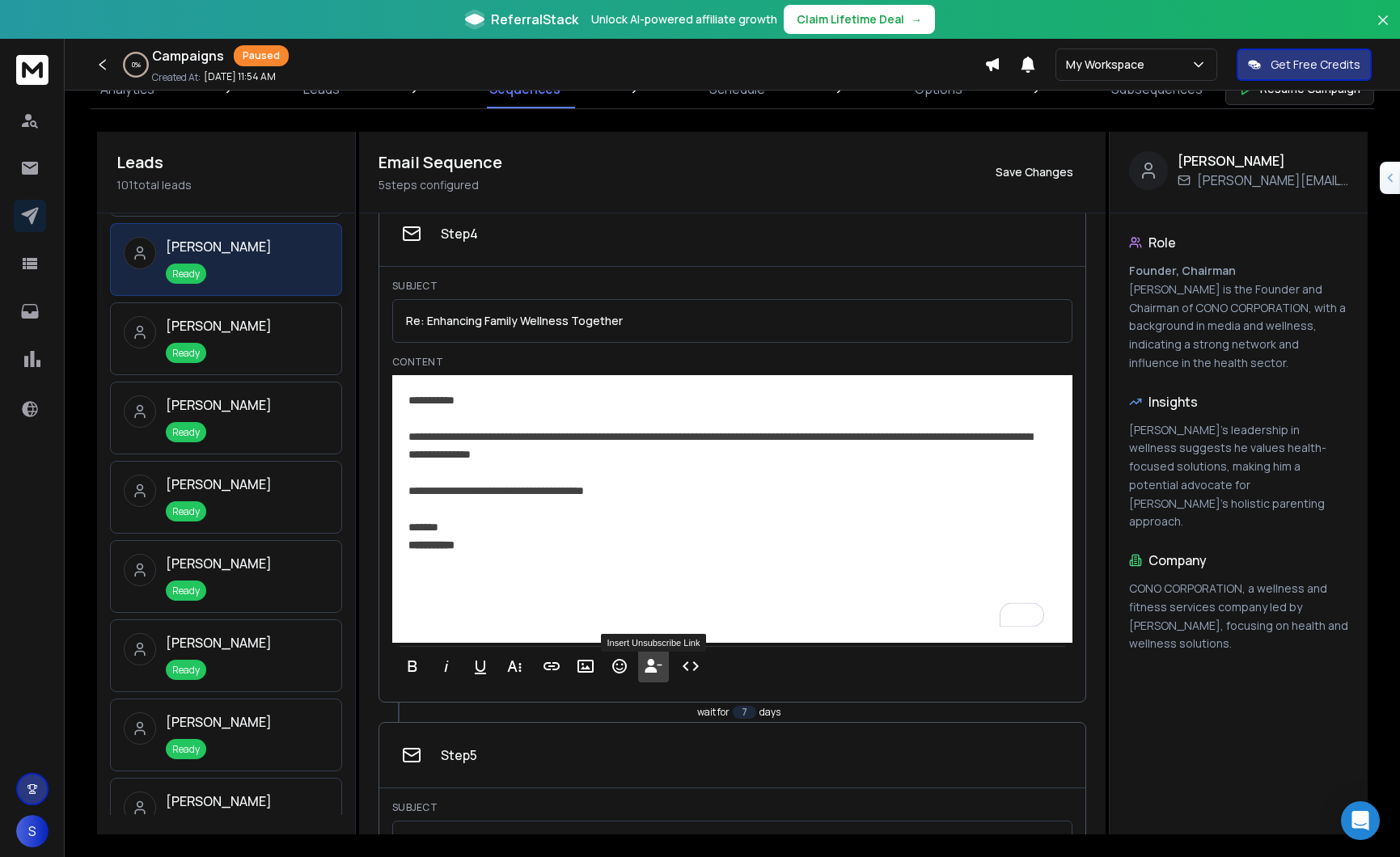
click at [660, 673] on icon "button" at bounding box center [654, 666] width 19 height 14
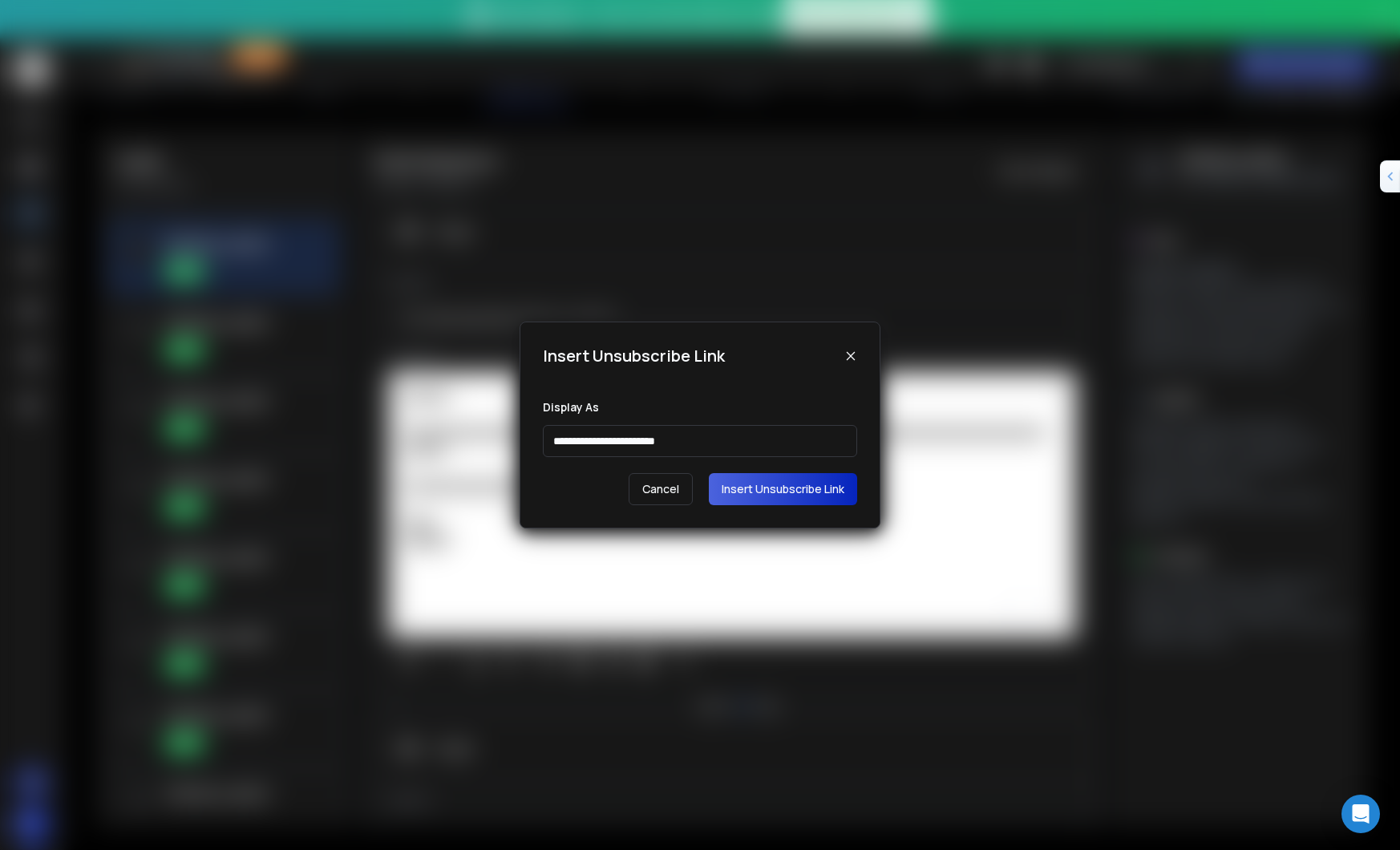
click at [797, 498] on button "Insert Unsubscribe Link" at bounding box center [783, 490] width 148 height 32
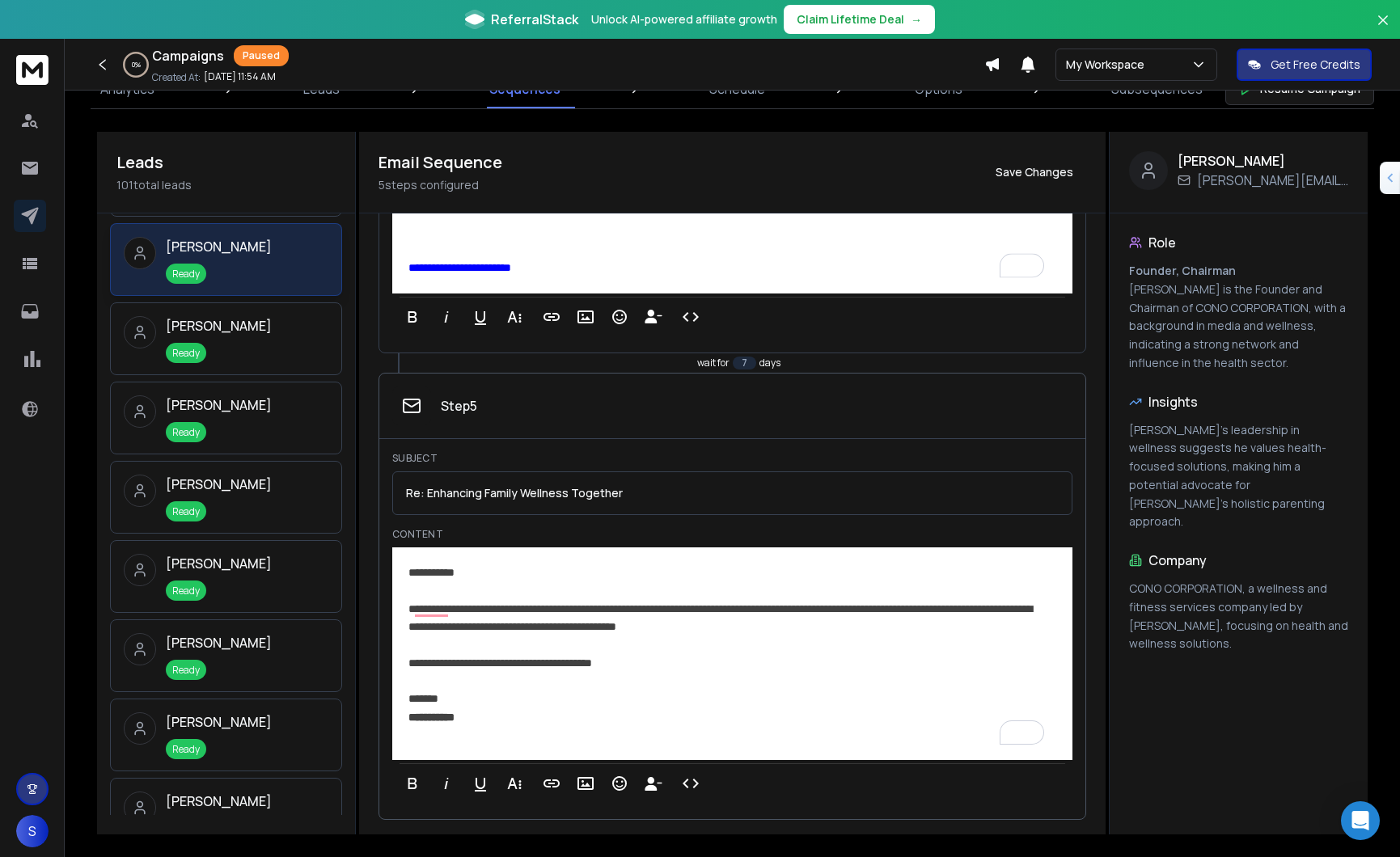
scroll to position [2062, 0]
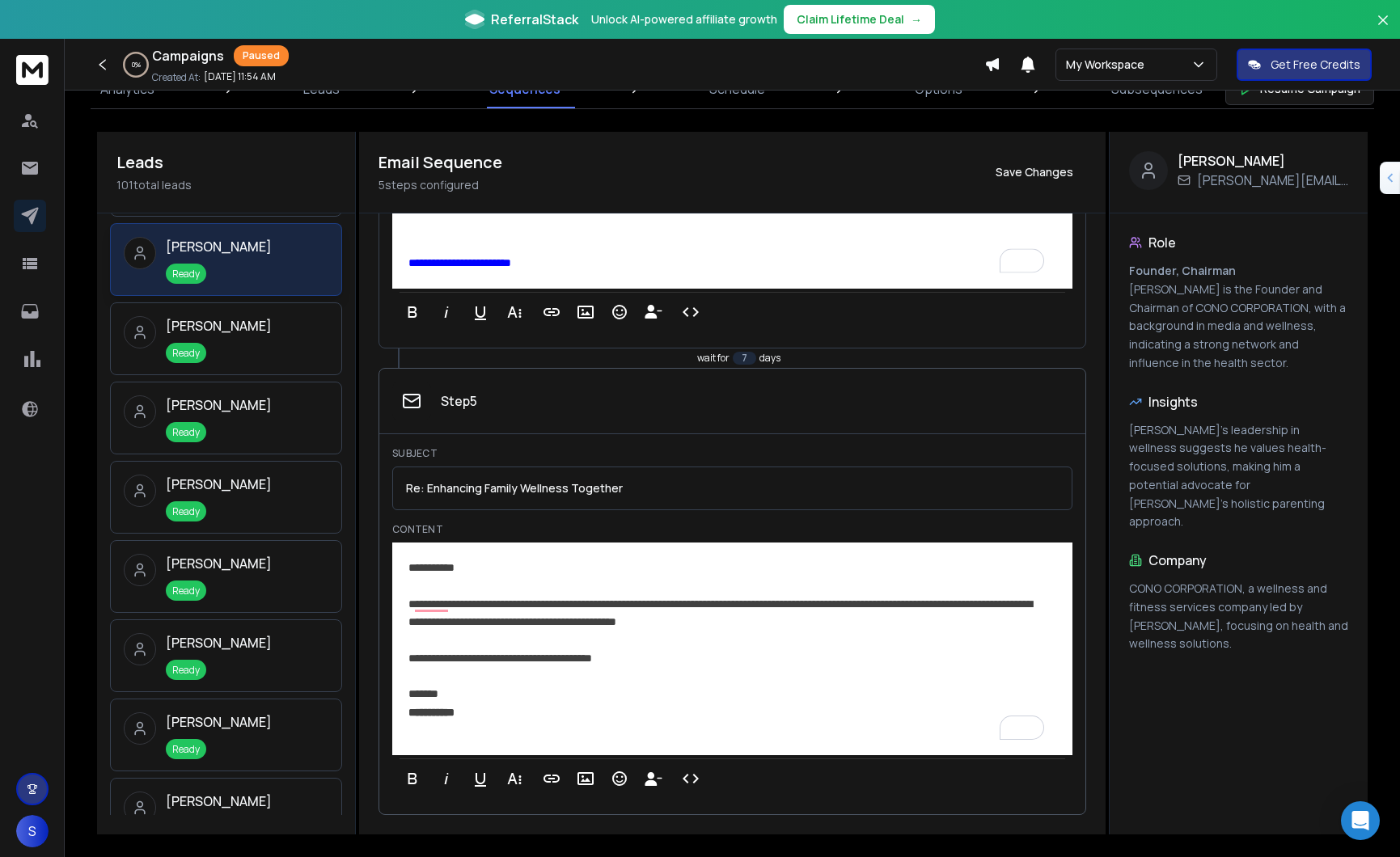
click at [454, 728] on div "To enrich screen reader interactions, please activate Accessibility in Grammarl…" at bounding box center [732, 731] width 648 height 18
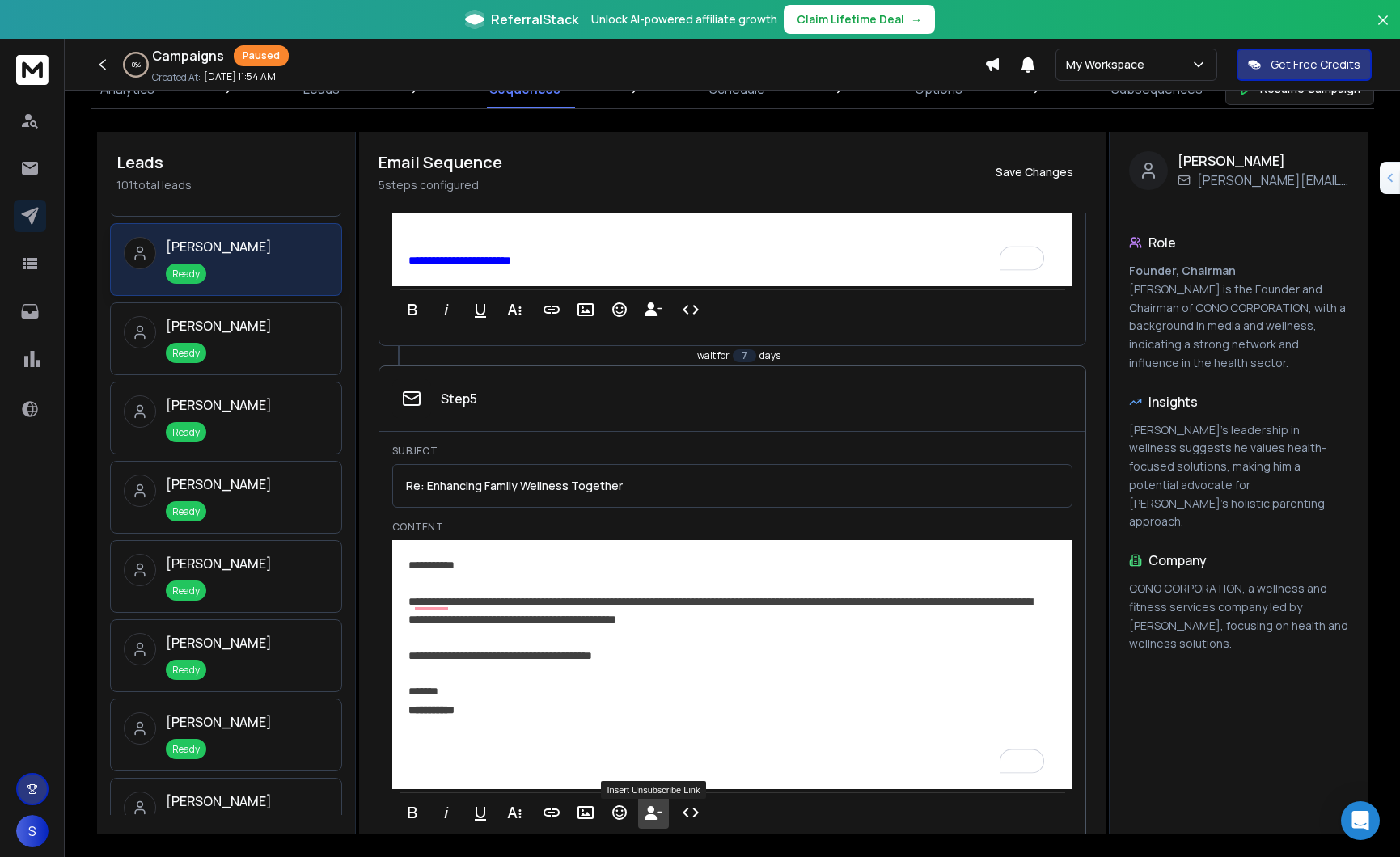
click at [657, 816] on icon "button" at bounding box center [654, 813] width 19 height 14
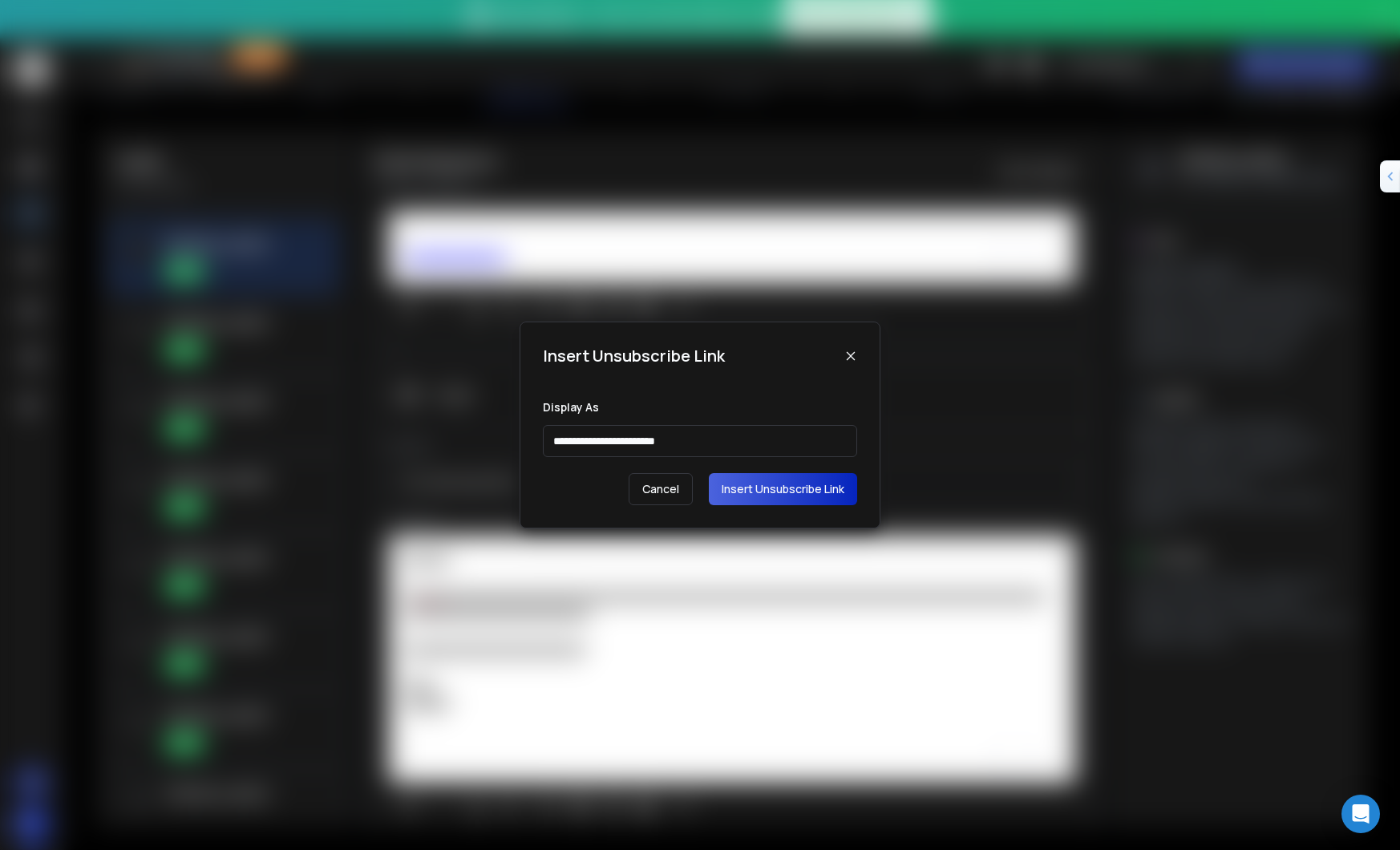
click at [809, 501] on button "Insert Unsubscribe Link" at bounding box center [783, 490] width 148 height 32
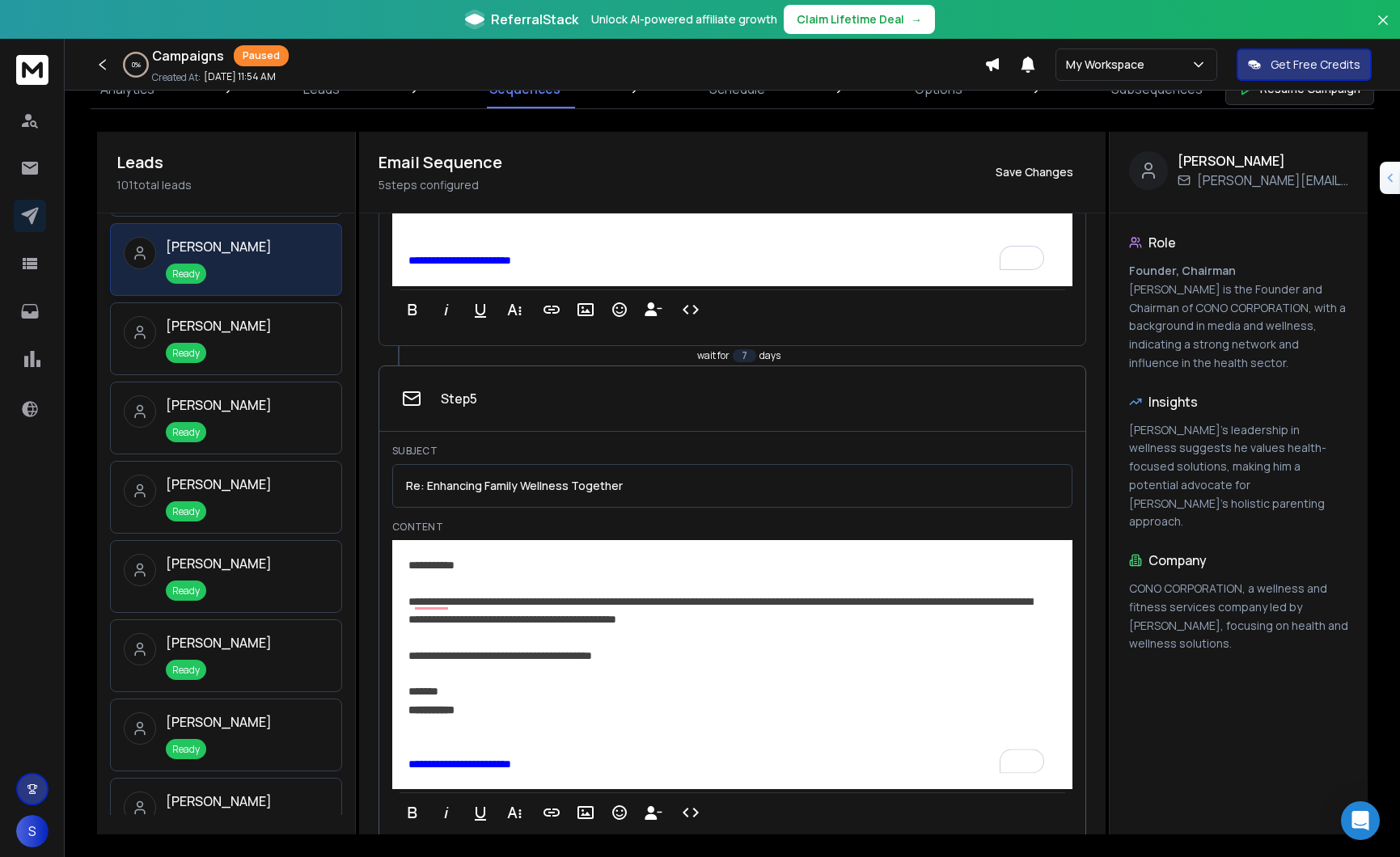
click at [605, 732] on div "To enrich screen reader interactions, please activate Accessibility in Grammarl…" at bounding box center [732, 728] width 648 height 18
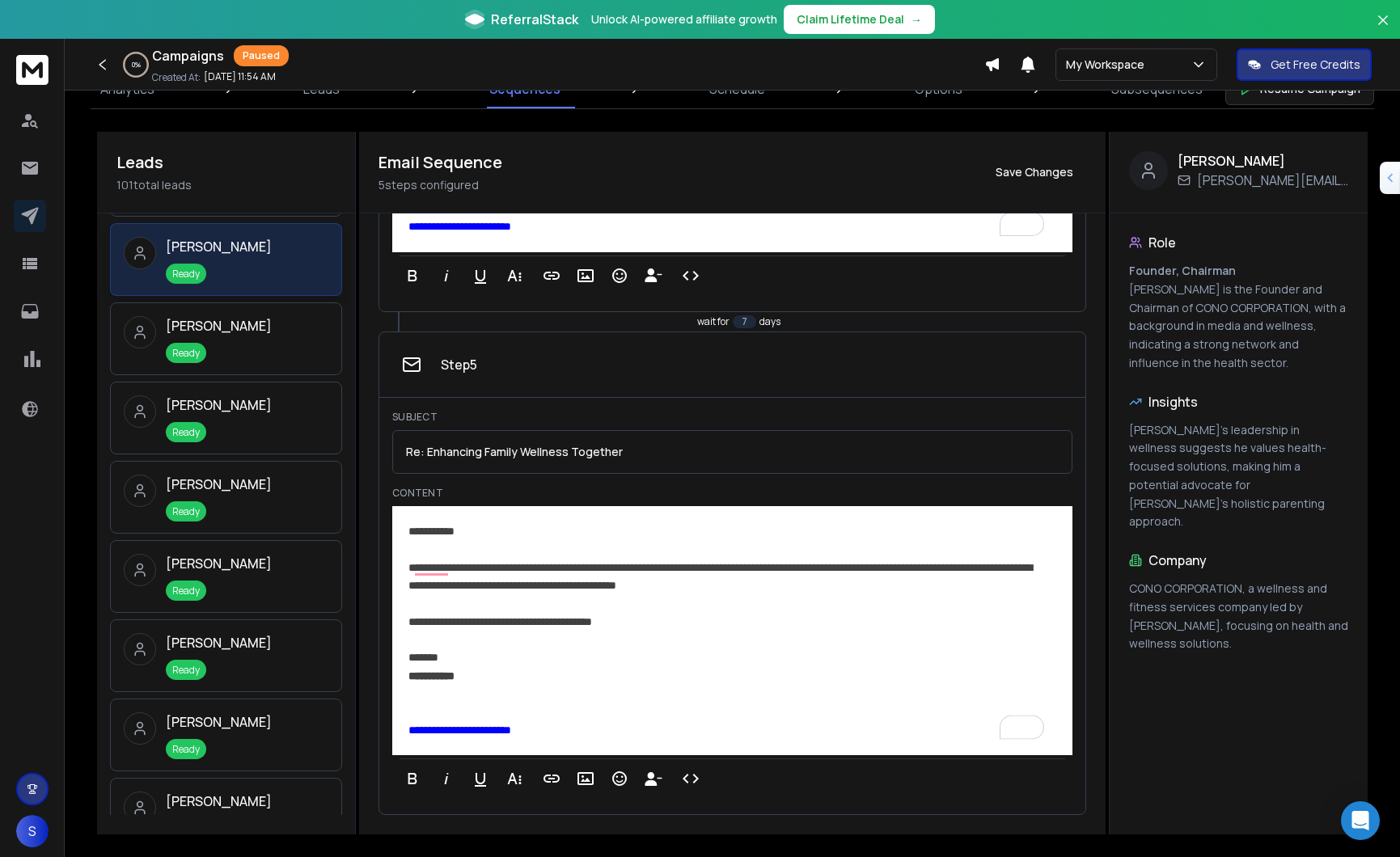
click at [1041, 160] on button "Save Changes" at bounding box center [1034, 172] width 104 height 32
click at [282, 335] on div "[PERSON_NAME]" at bounding box center [247, 326] width 163 height 19
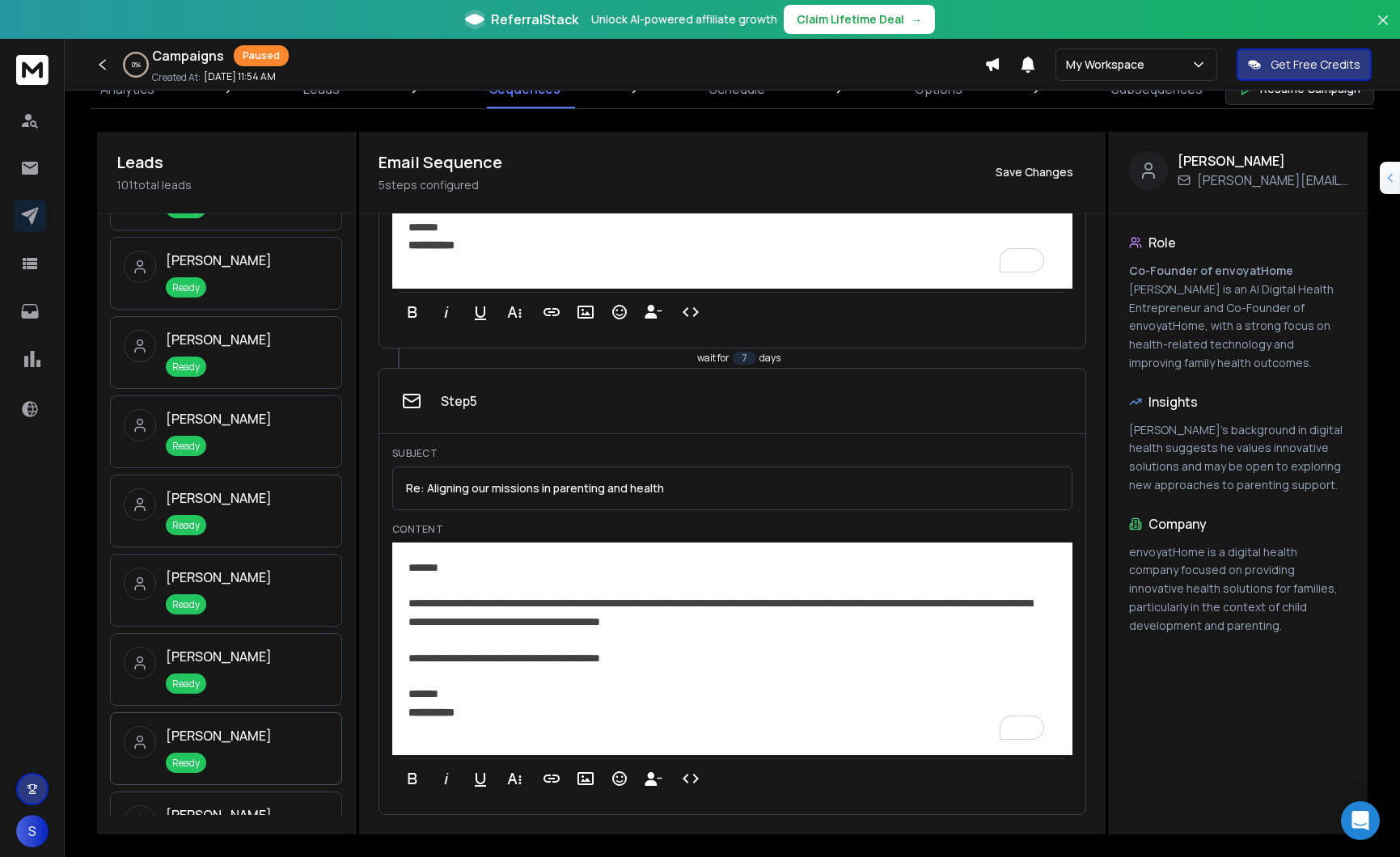
scroll to position [3473, 0]
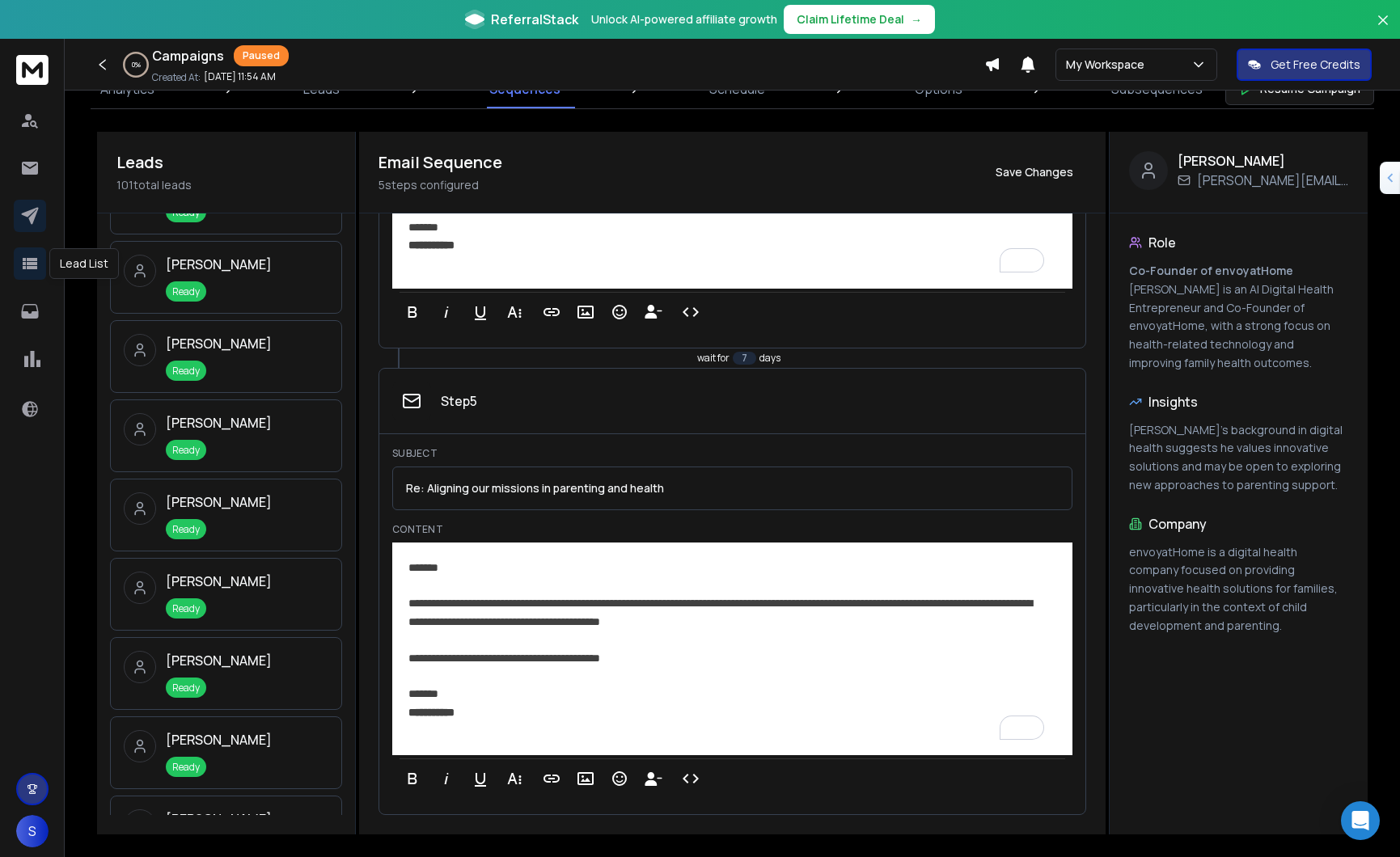
click at [21, 255] on icon at bounding box center [30, 264] width 19 height 19
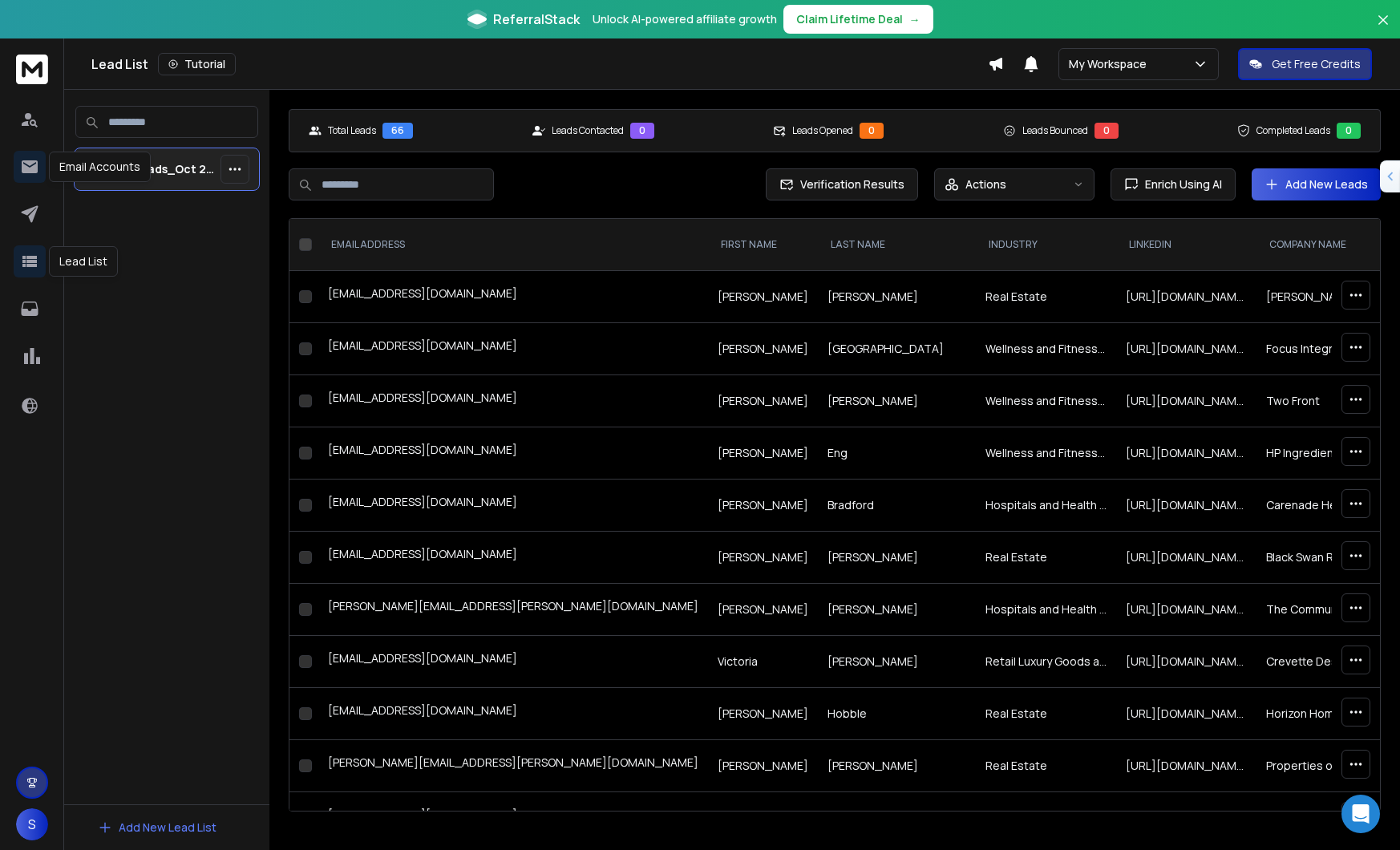
click at [14, 153] on link at bounding box center [30, 167] width 32 height 32
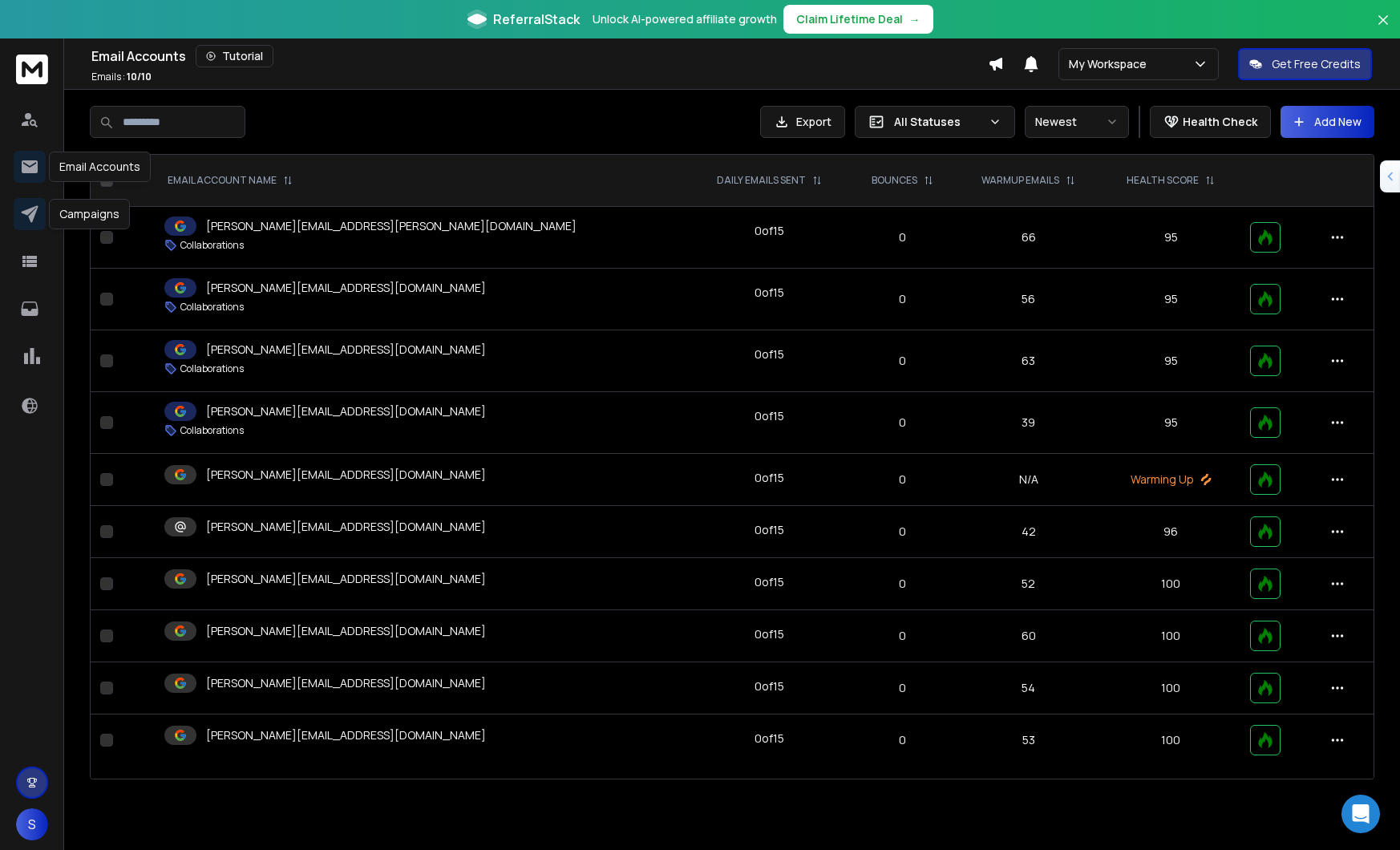
click at [26, 212] on icon at bounding box center [29, 214] width 17 height 17
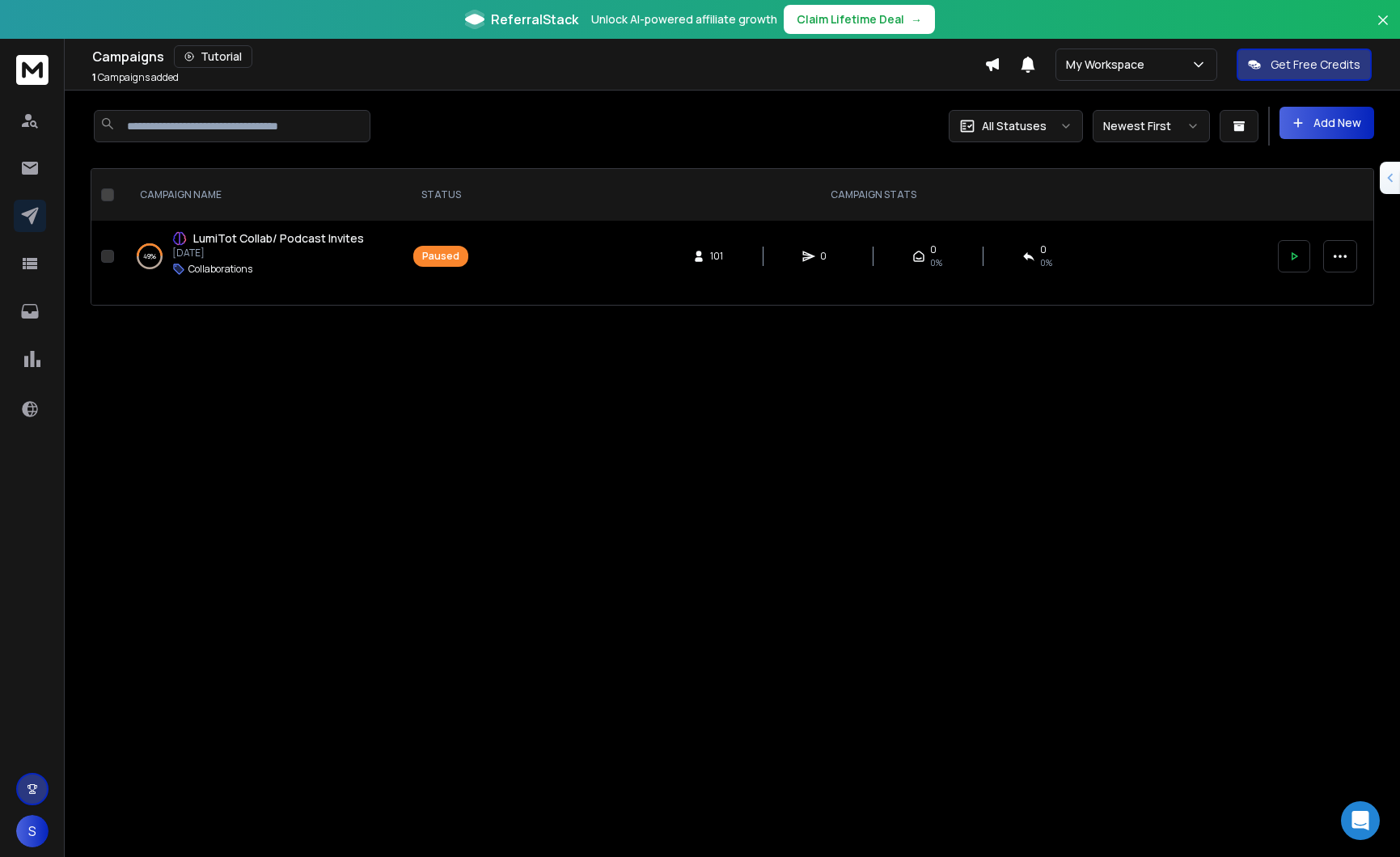
click at [252, 250] on p "3 days ago" at bounding box center [268, 253] width 192 height 13
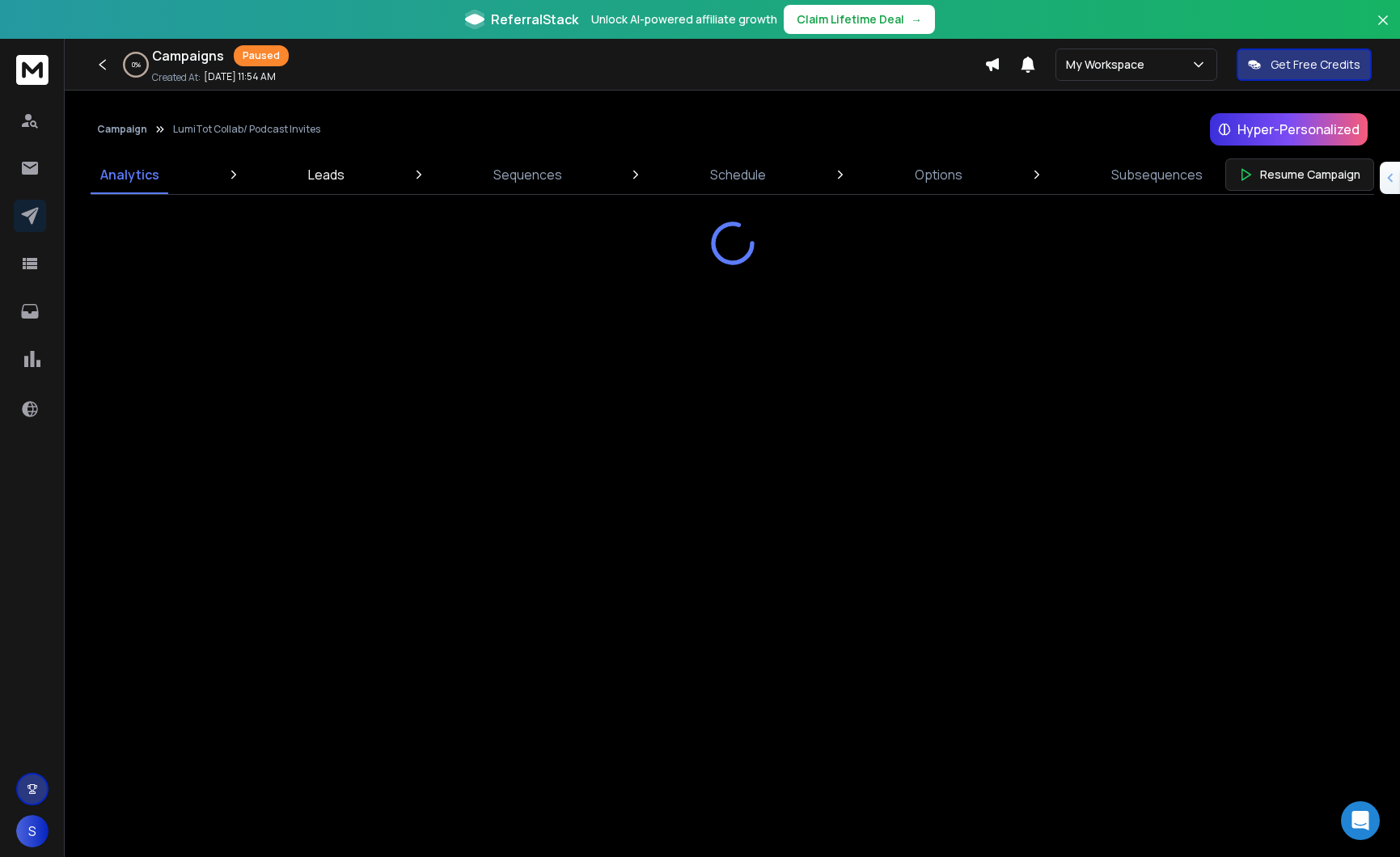
click at [345, 178] on link "Leads" at bounding box center [326, 175] width 56 height 39
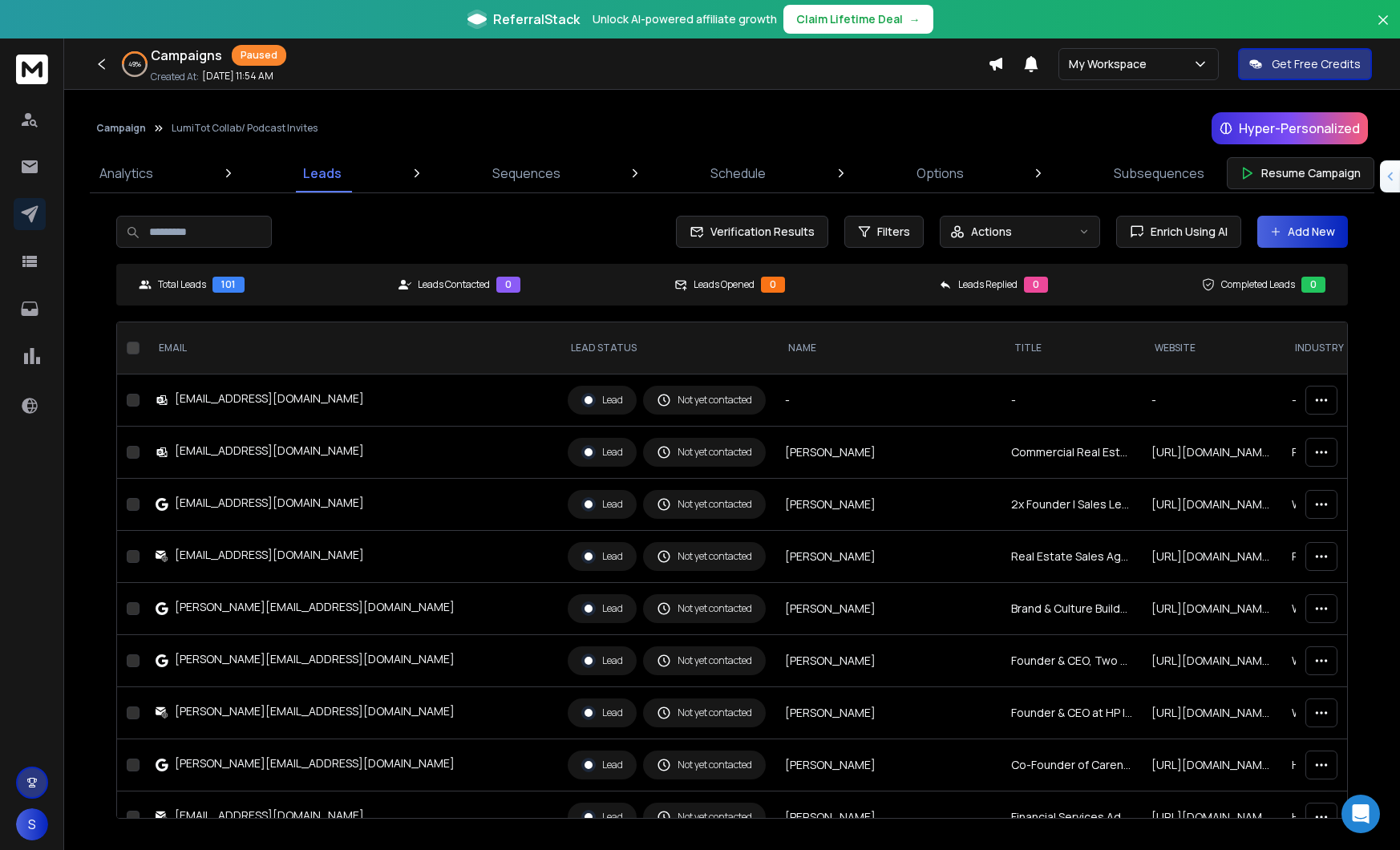
click at [1302, 176] on button "Resume Campaign" at bounding box center [1301, 173] width 148 height 32
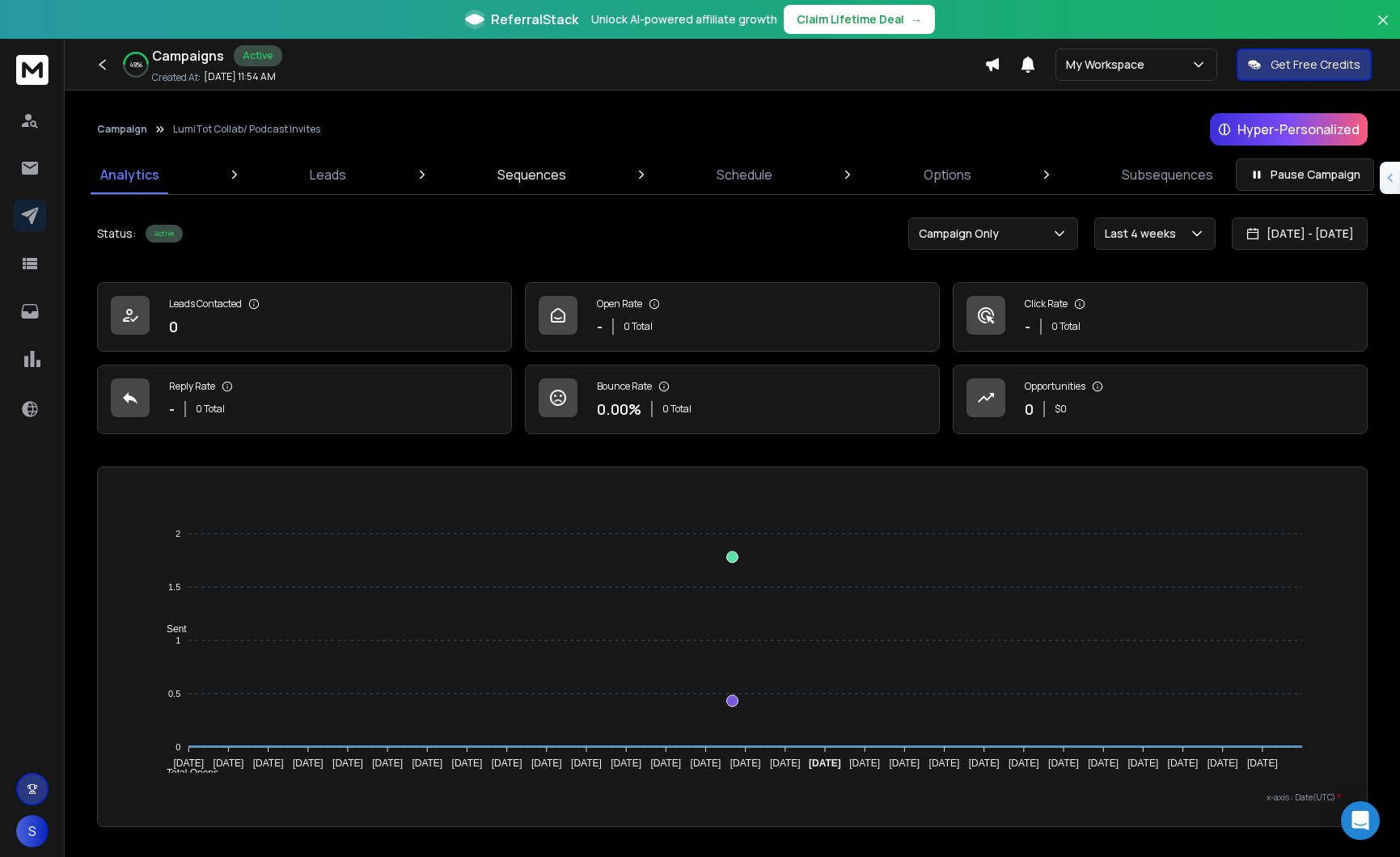
click at [564, 170] on p "Sequences" at bounding box center [532, 175] width 69 height 19
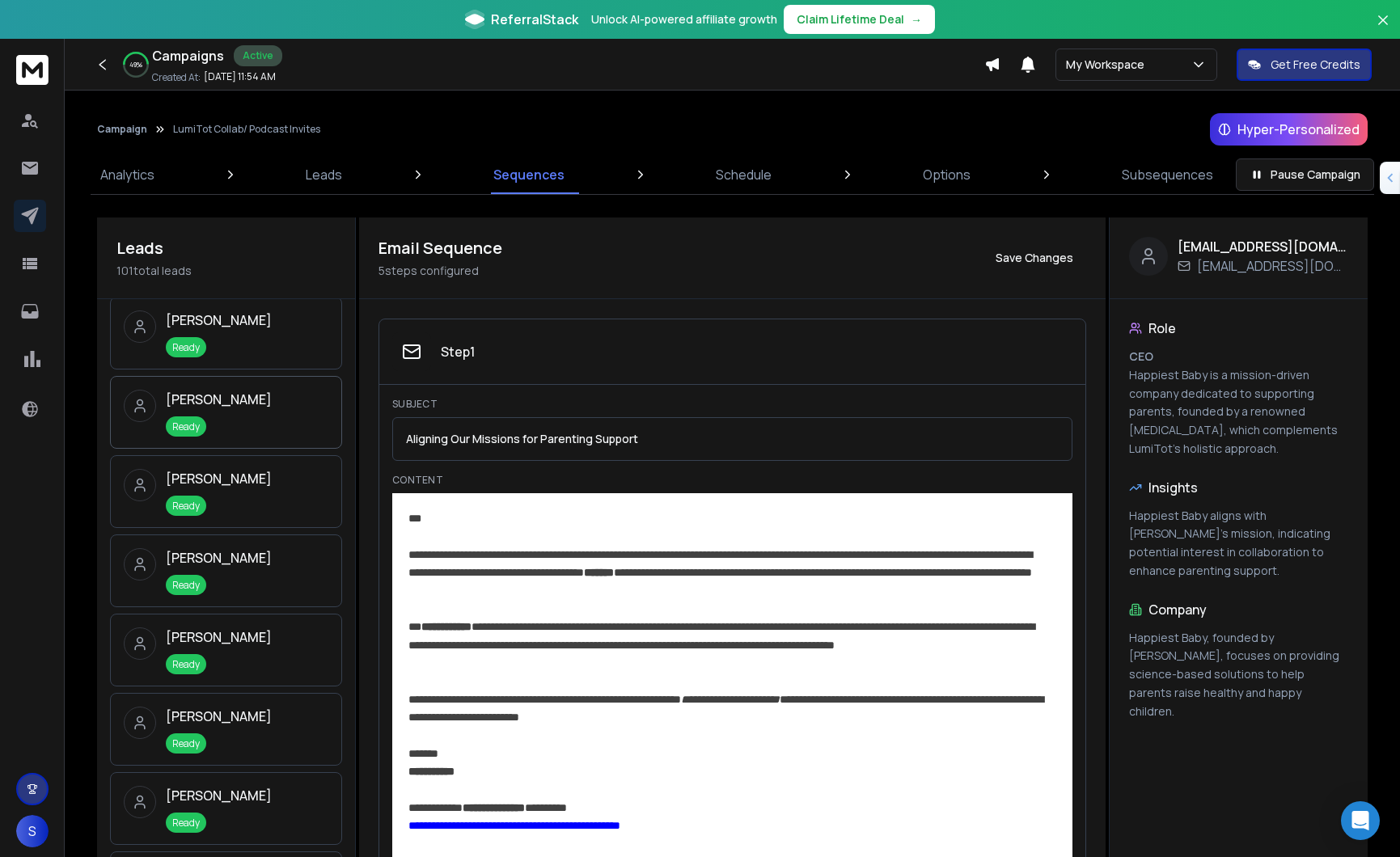
scroll to position [1352, 0]
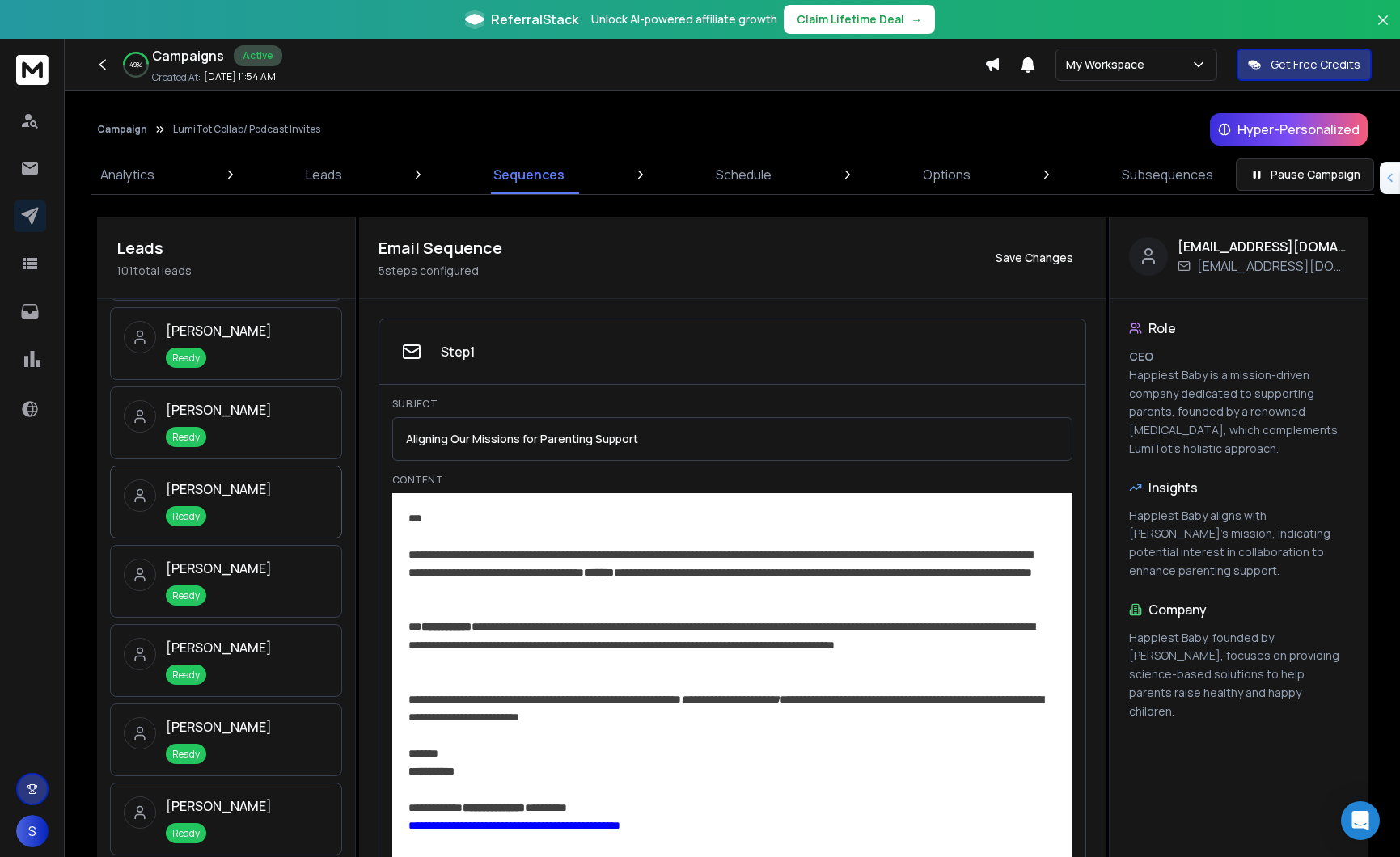
click at [252, 490] on div "[PERSON_NAME]" at bounding box center [247, 490] width 163 height 19
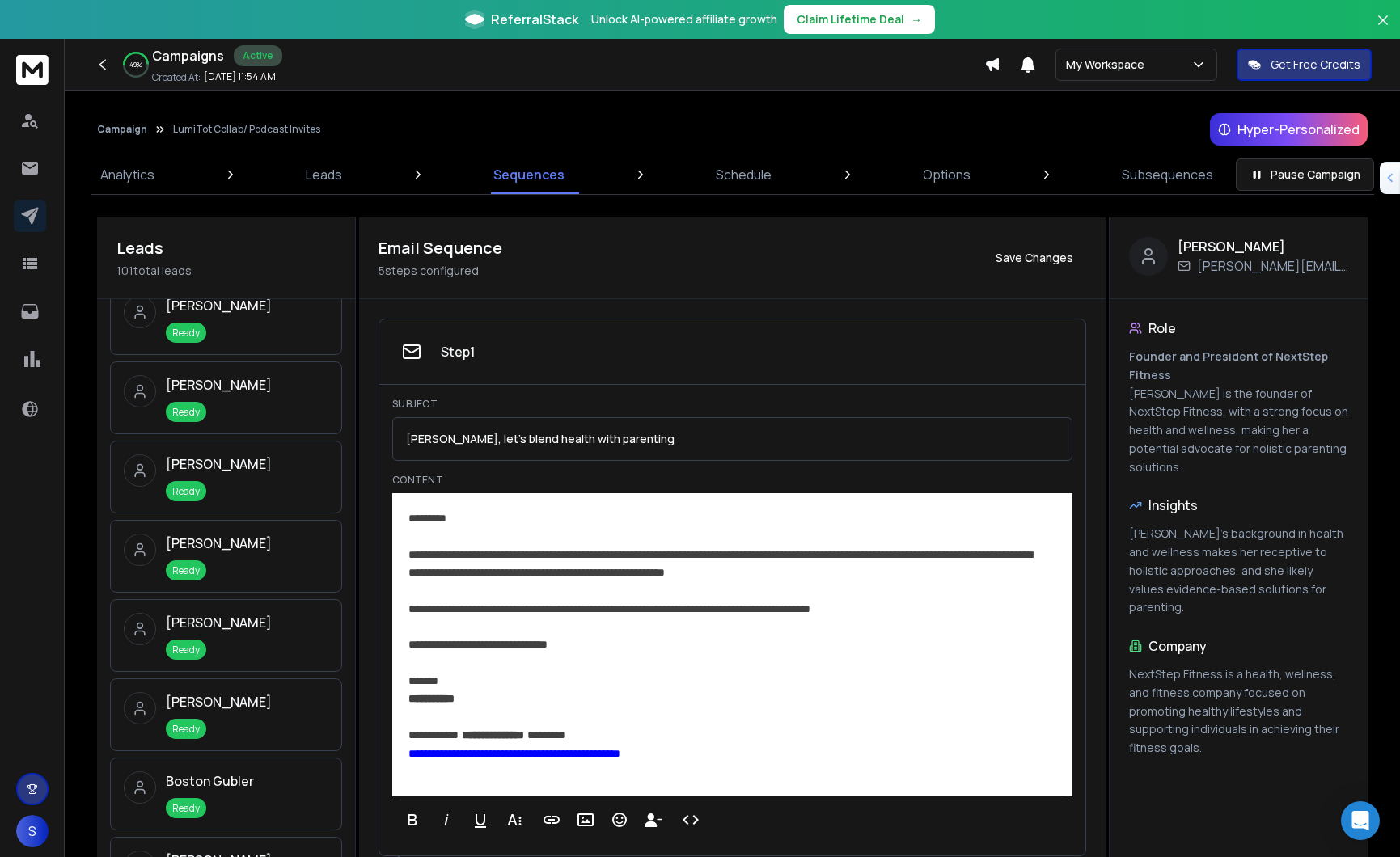
scroll to position [278, 0]
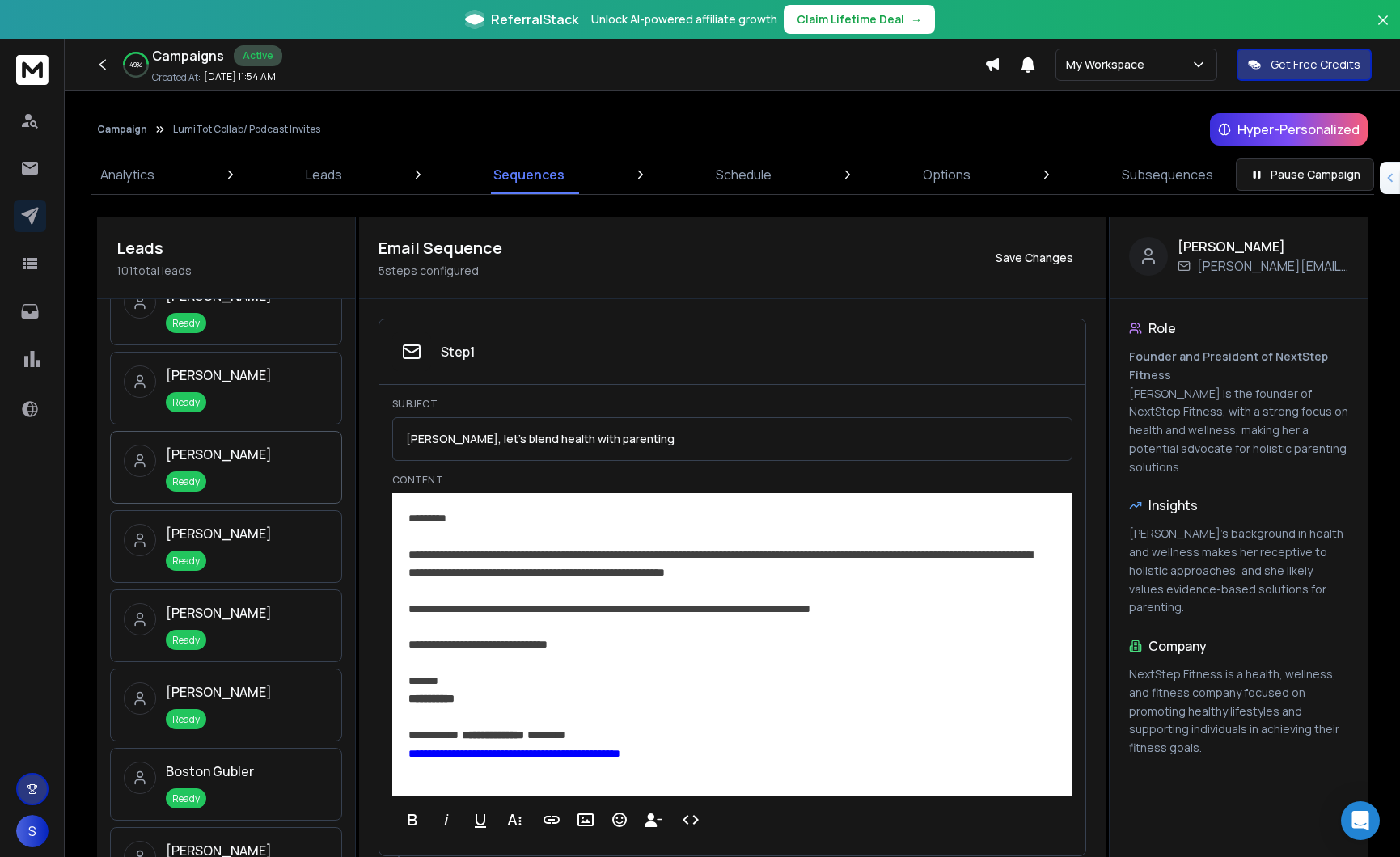
click at [252, 475] on div "Ready" at bounding box center [247, 481] width 163 height 19
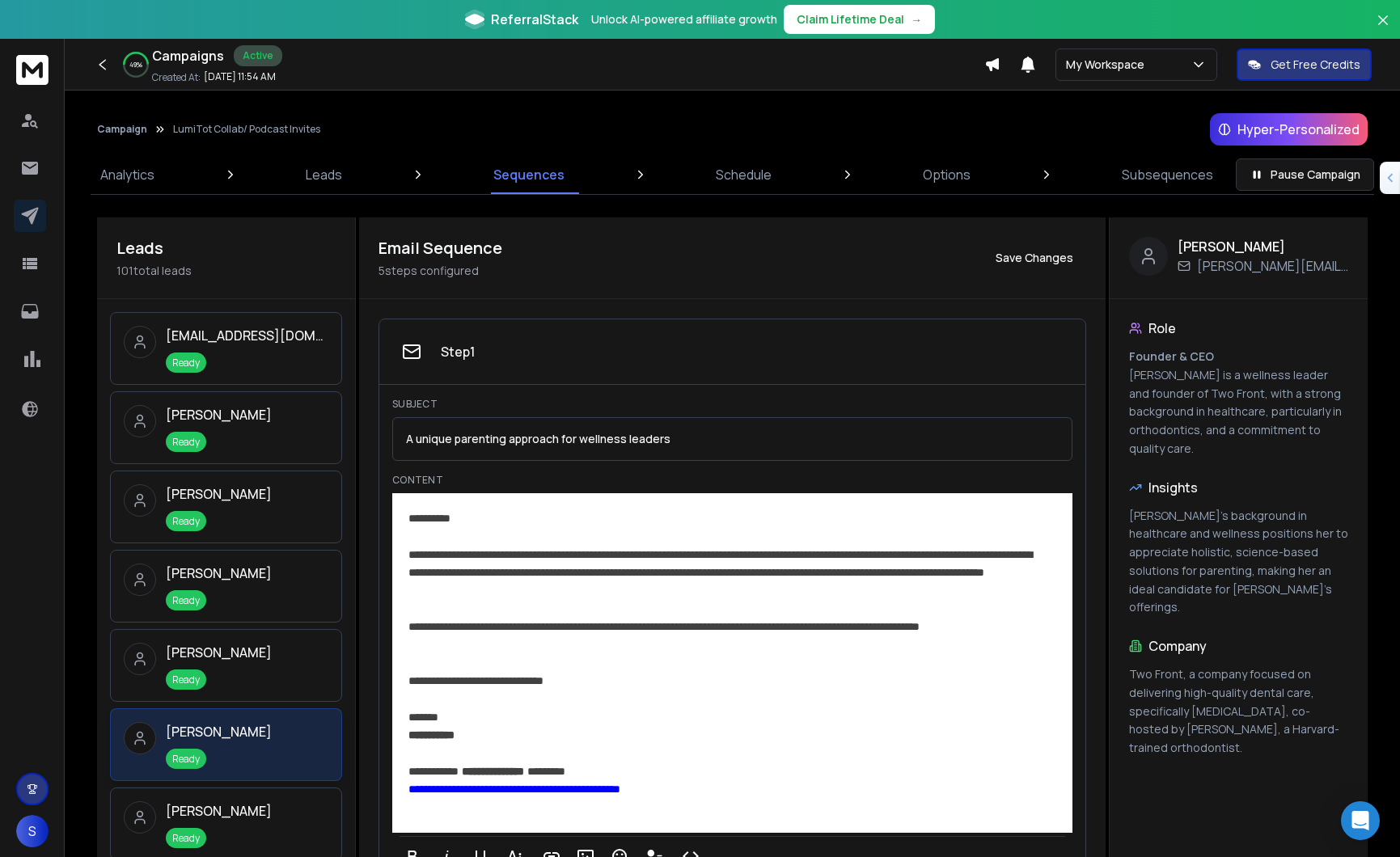
scroll to position [10, 0]
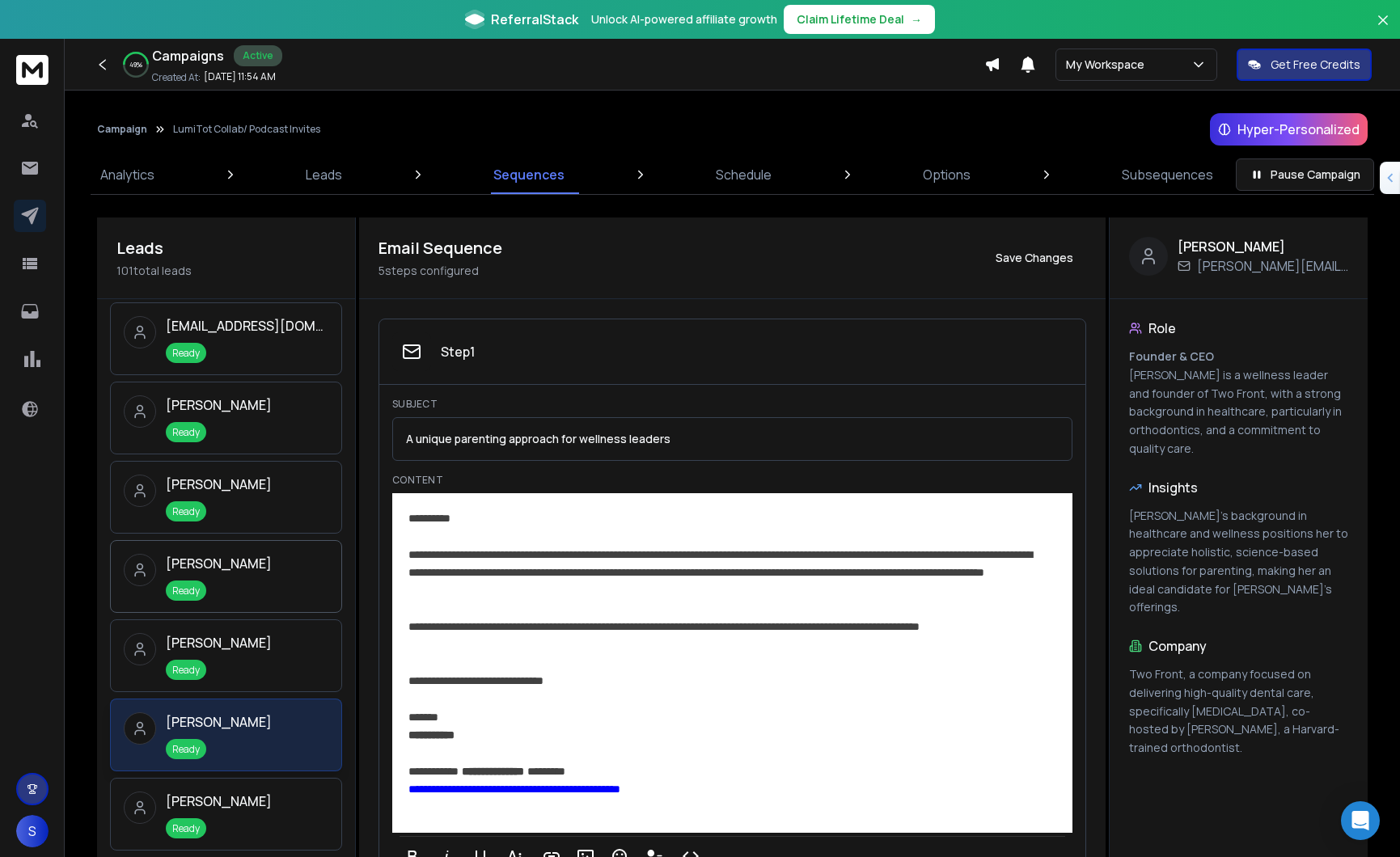
click at [234, 574] on div "Edward Wise Ready" at bounding box center [247, 577] width 163 height 45
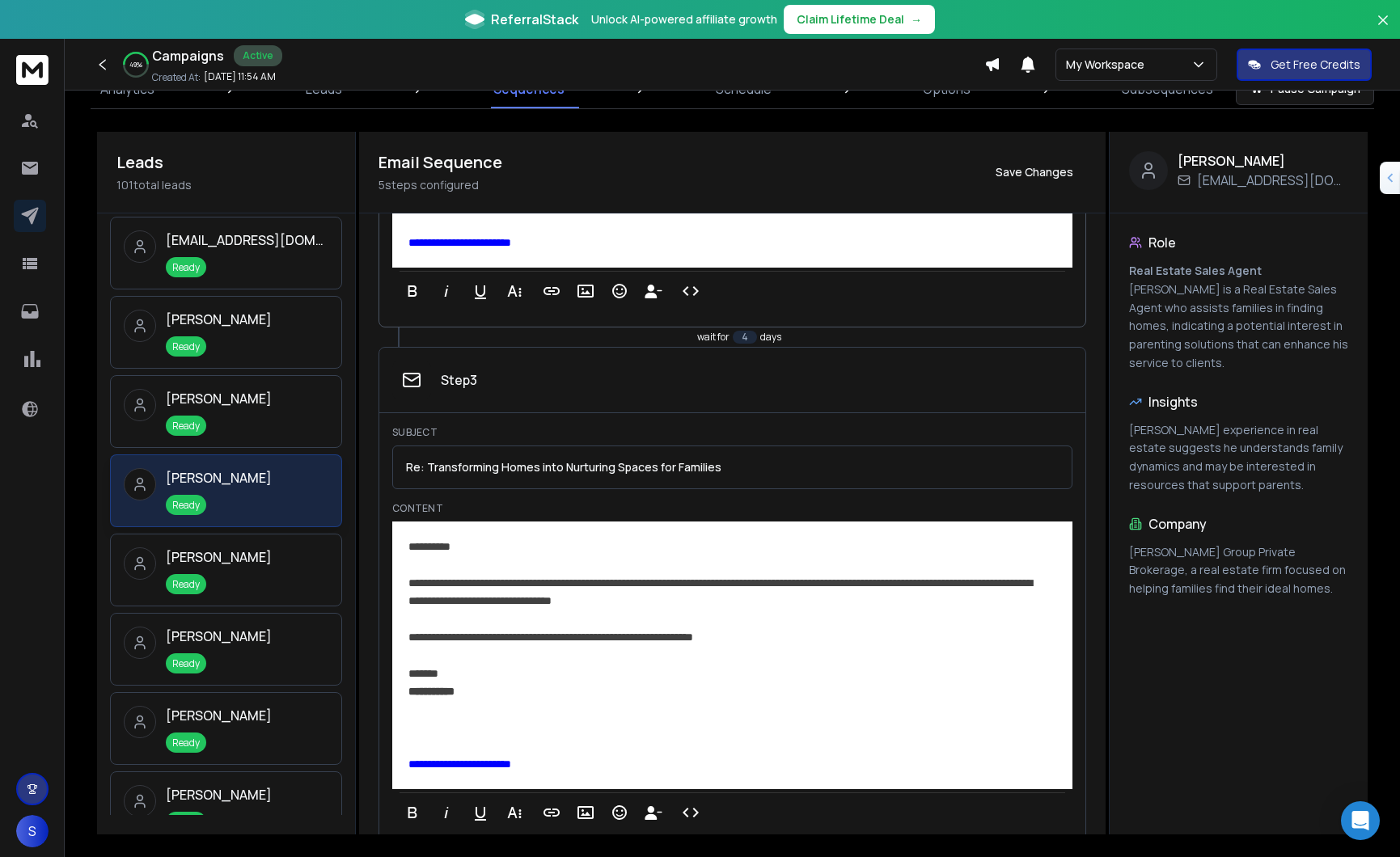
scroll to position [1138, 0]
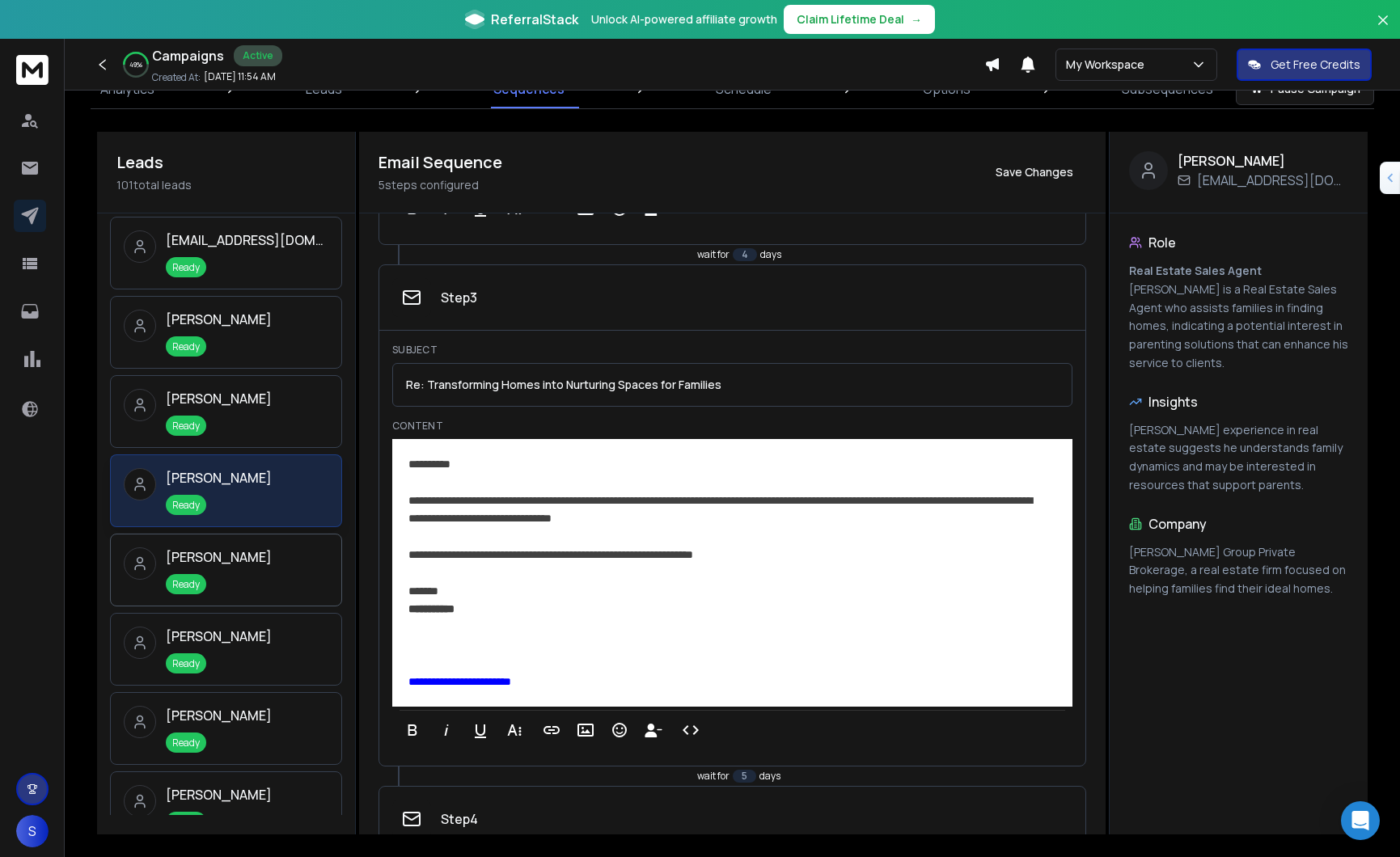
click at [229, 588] on div "Ready" at bounding box center [247, 583] width 163 height 19
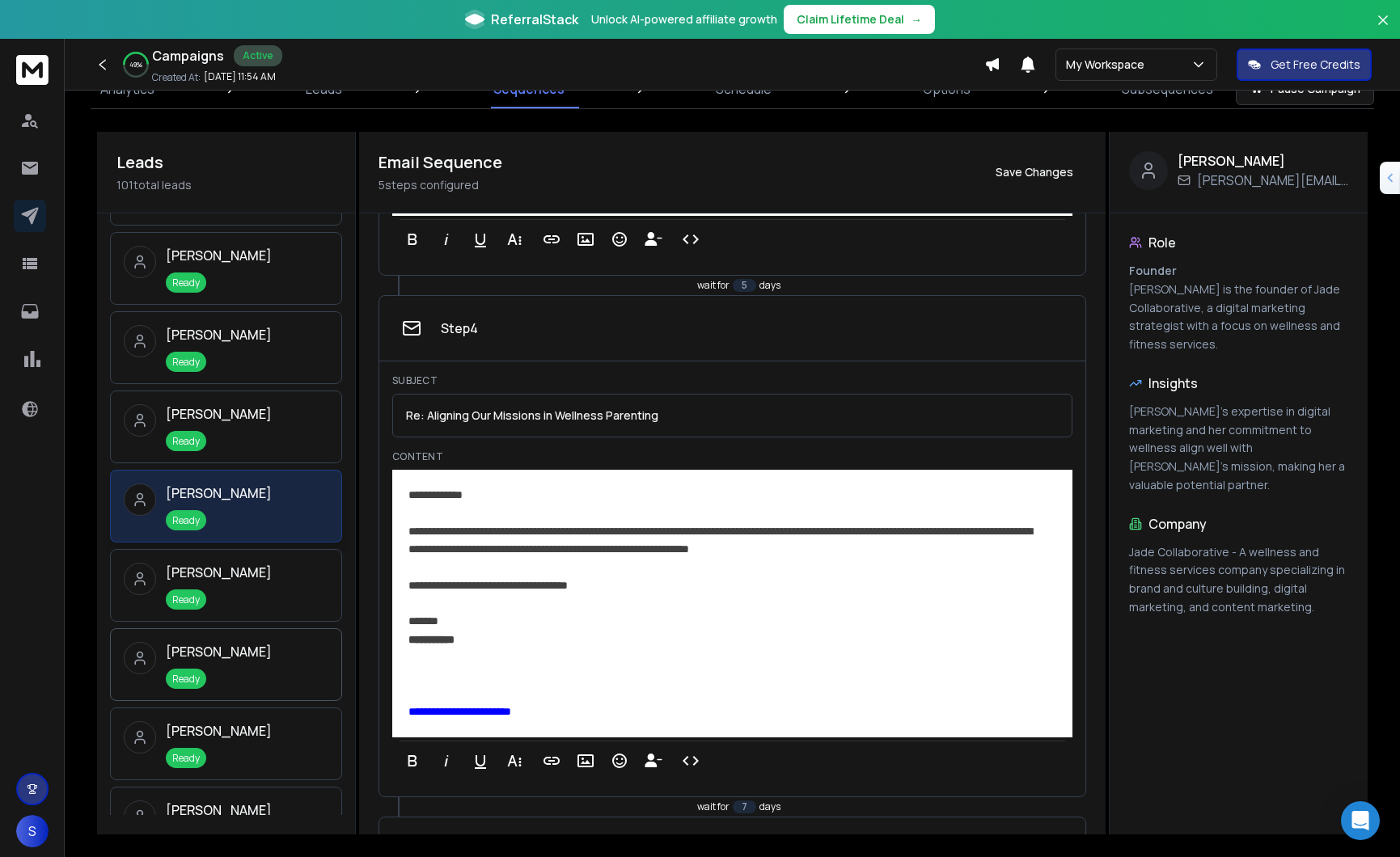
scroll to position [83, 0]
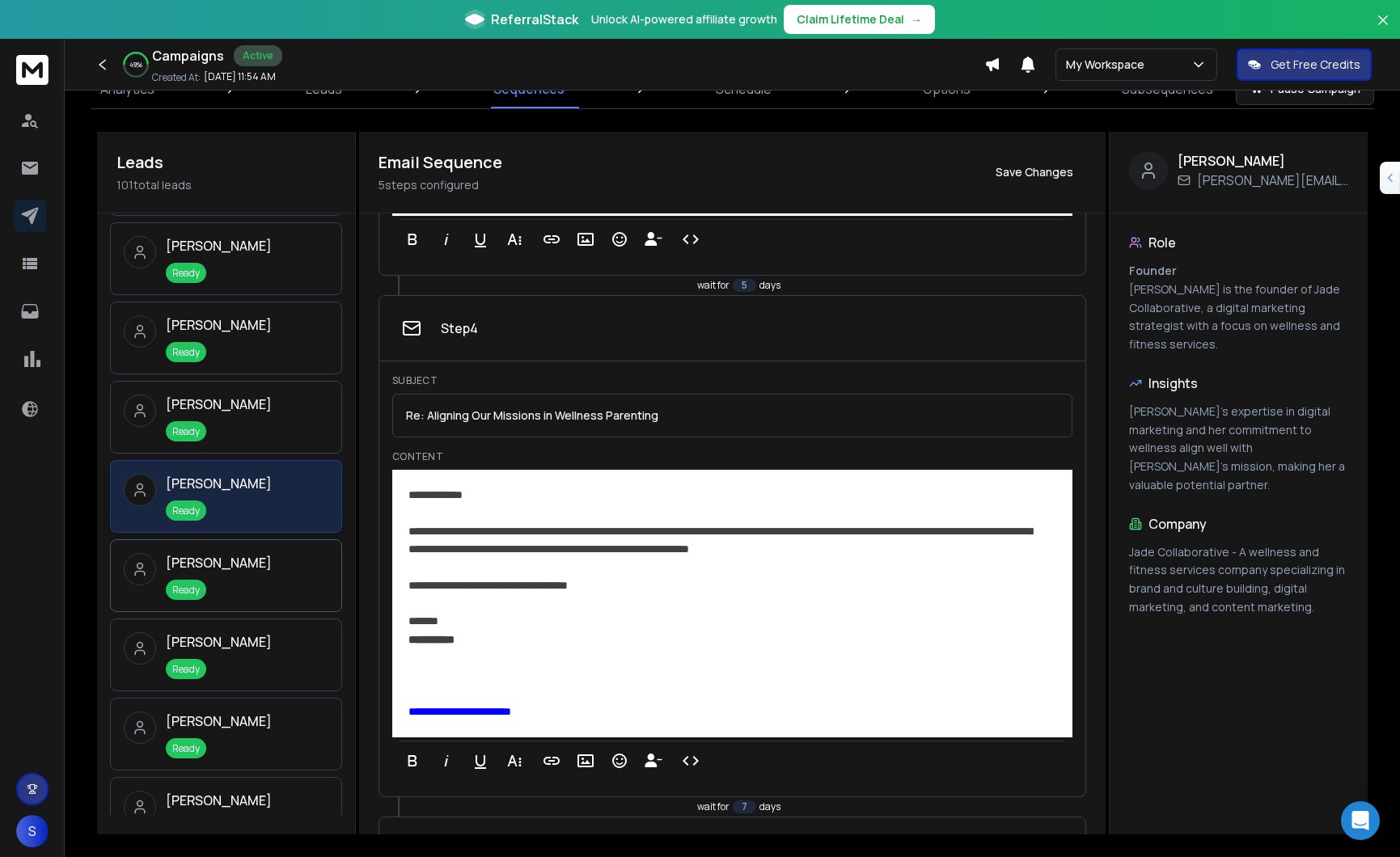
click at [264, 557] on div "[PERSON_NAME]" at bounding box center [247, 563] width 163 height 19
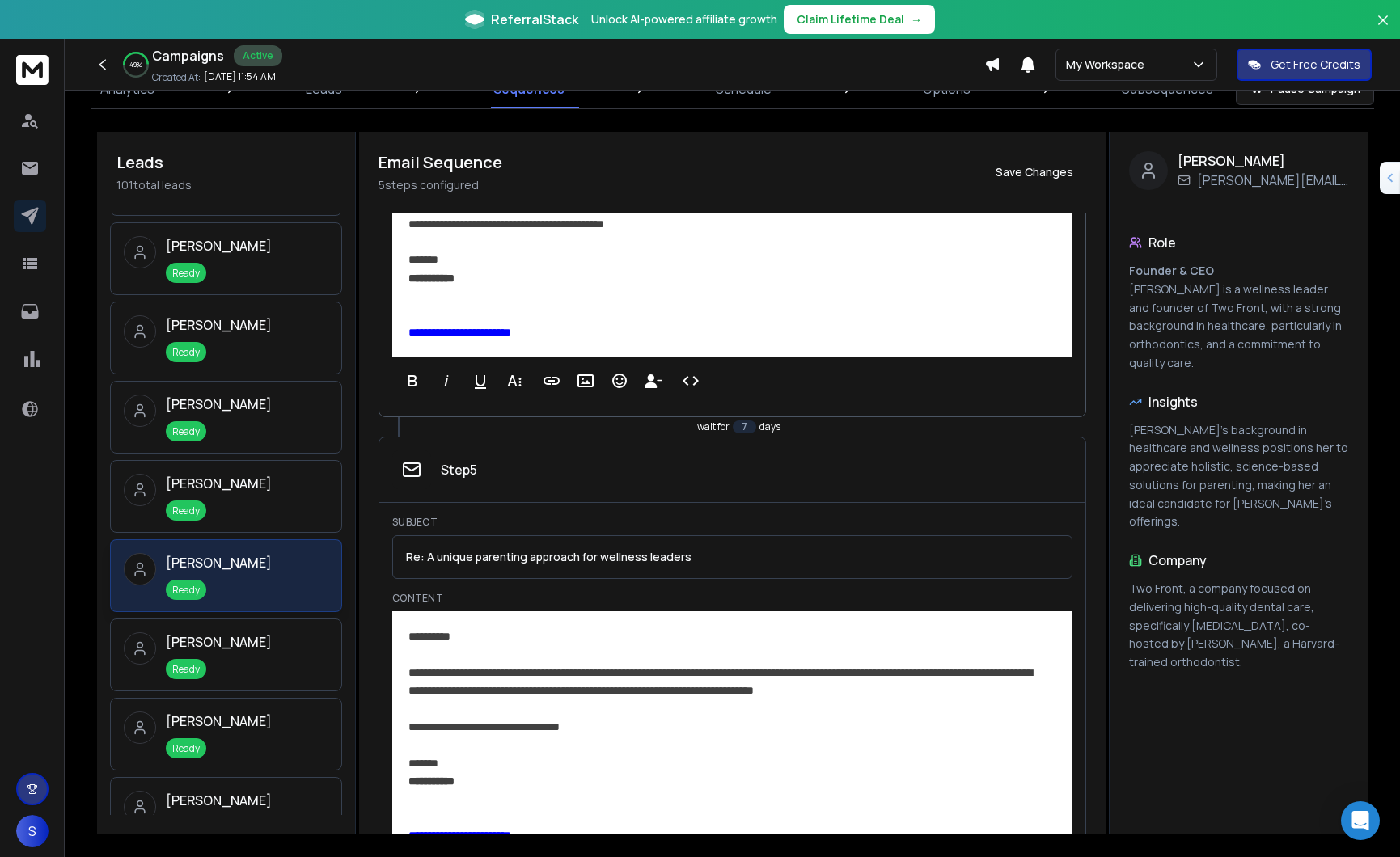
scroll to position [2062, 0]
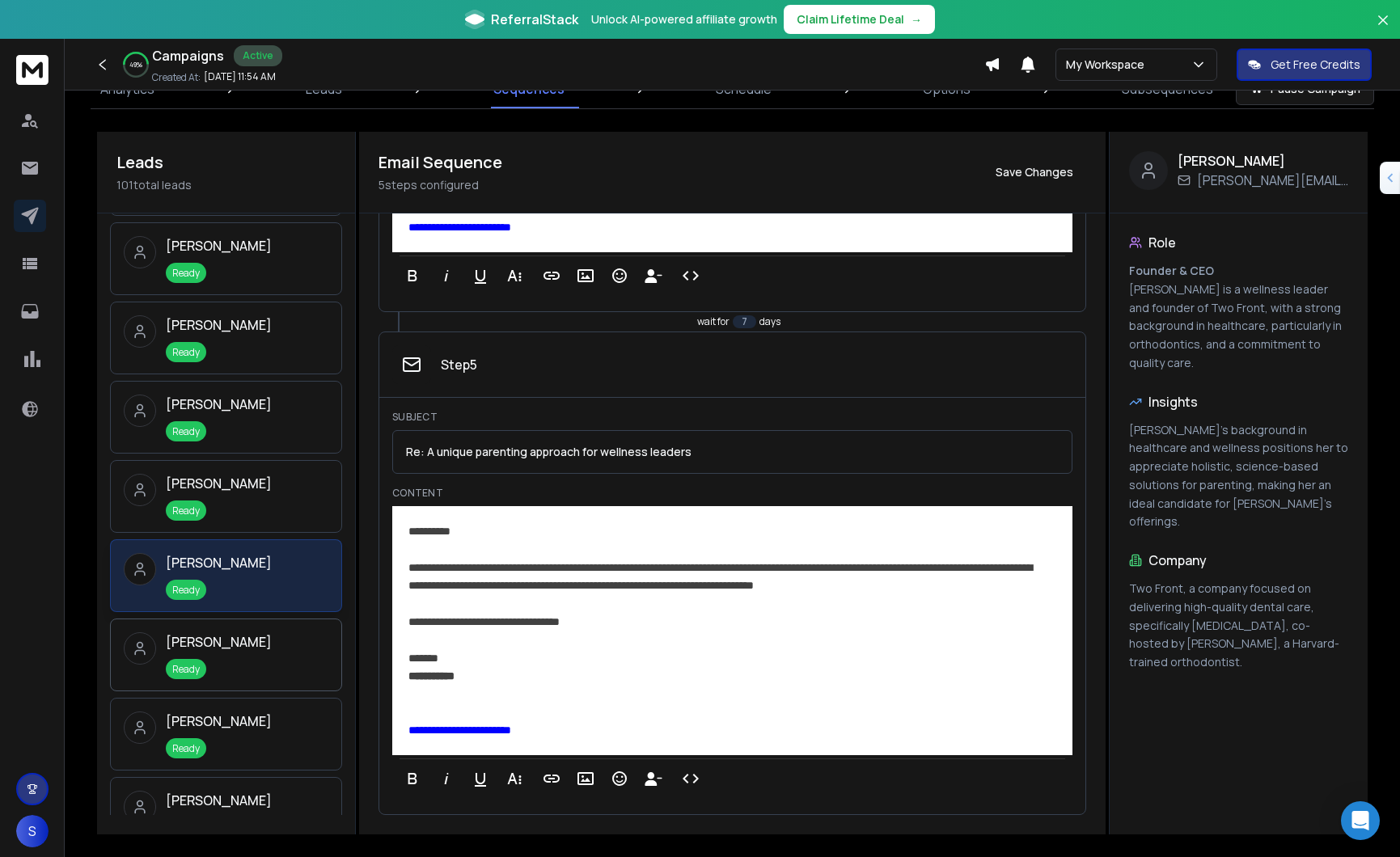
click at [271, 650] on div "[PERSON_NAME]" at bounding box center [247, 643] width 163 height 19
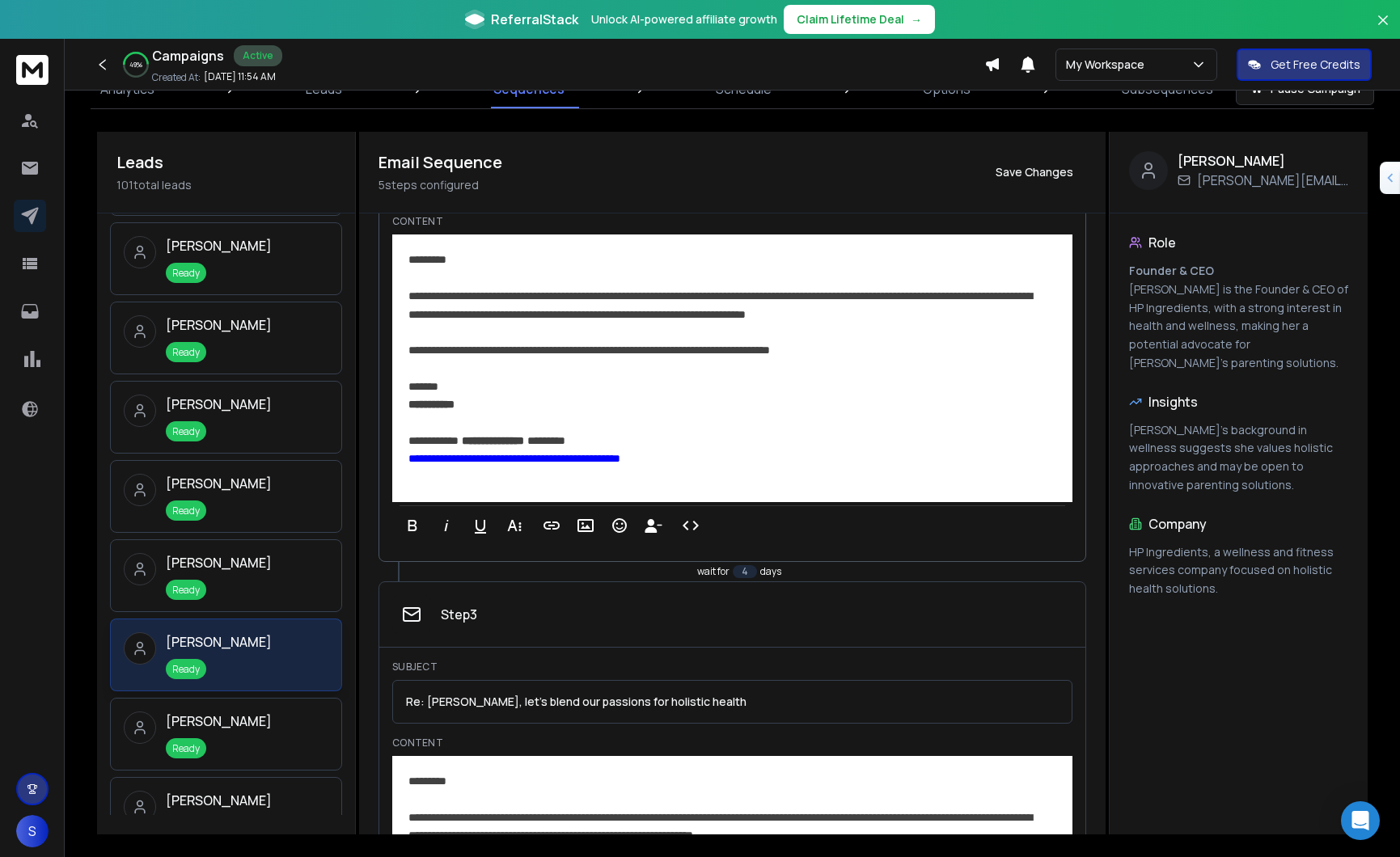
scroll to position [868, 0]
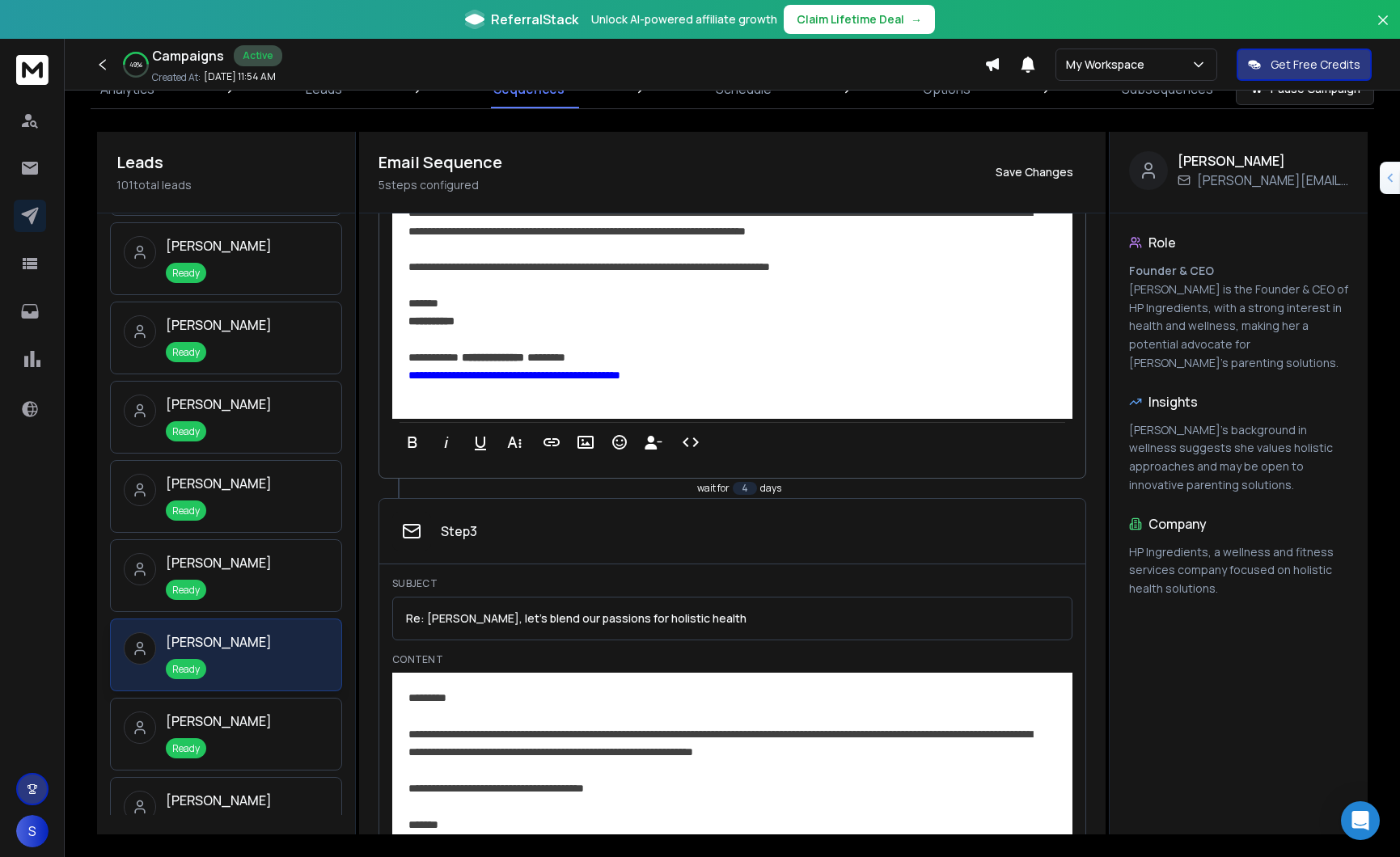
click at [526, 405] on div "**********" at bounding box center [732, 285] width 681 height 268
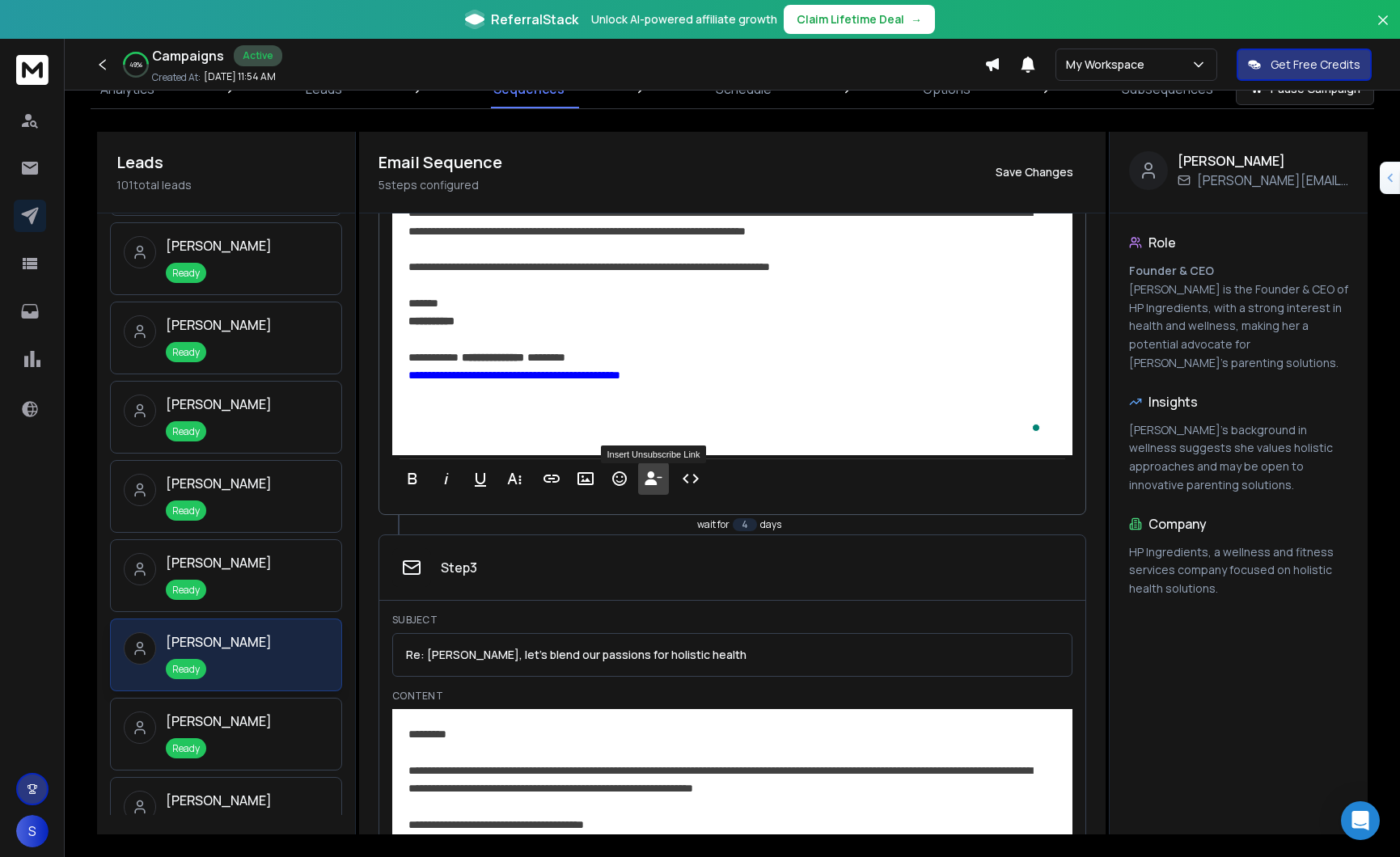
click at [646, 481] on icon "button" at bounding box center [654, 478] width 19 height 14
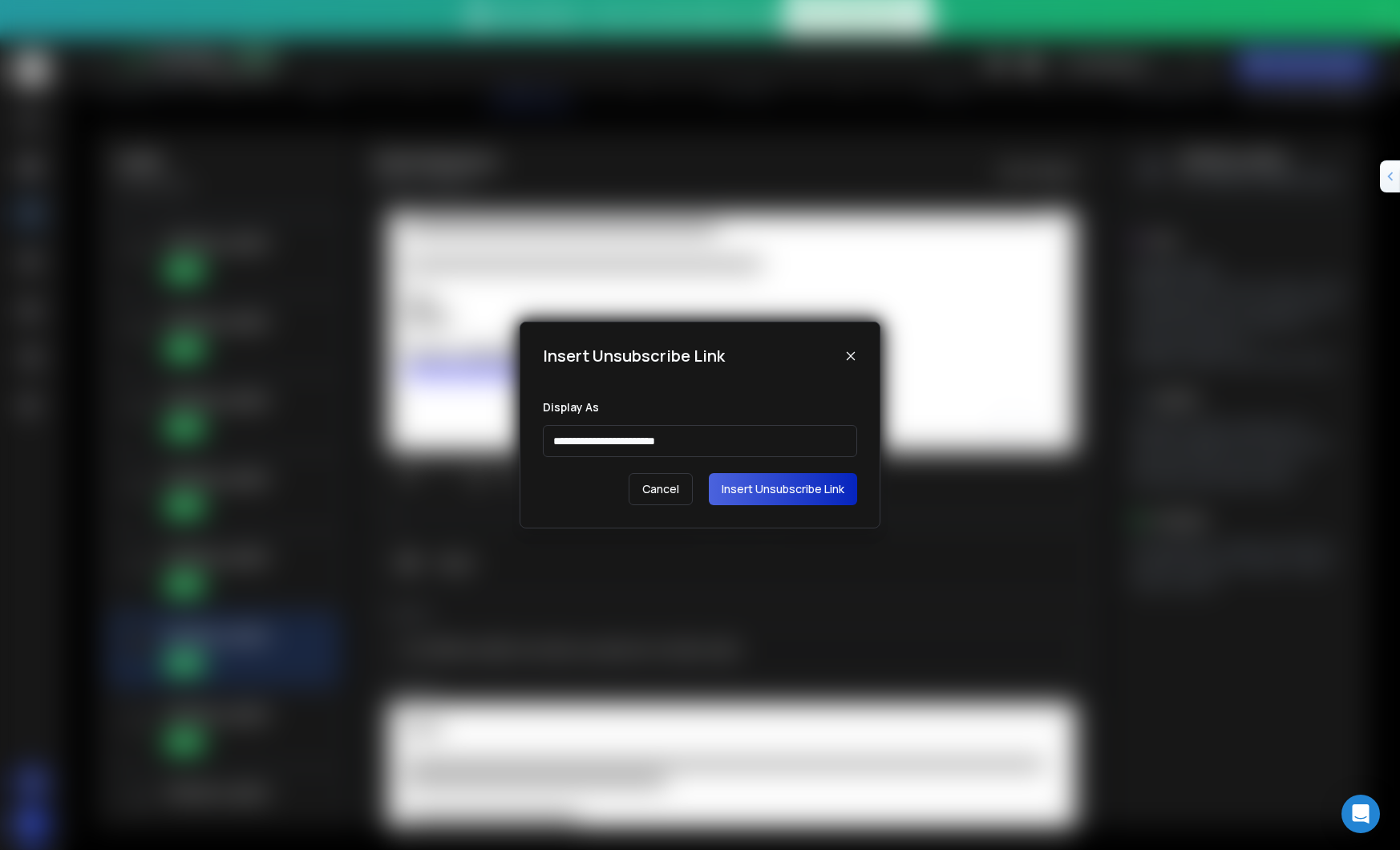
click at [761, 498] on button "Insert Unsubscribe Link" at bounding box center [783, 490] width 148 height 32
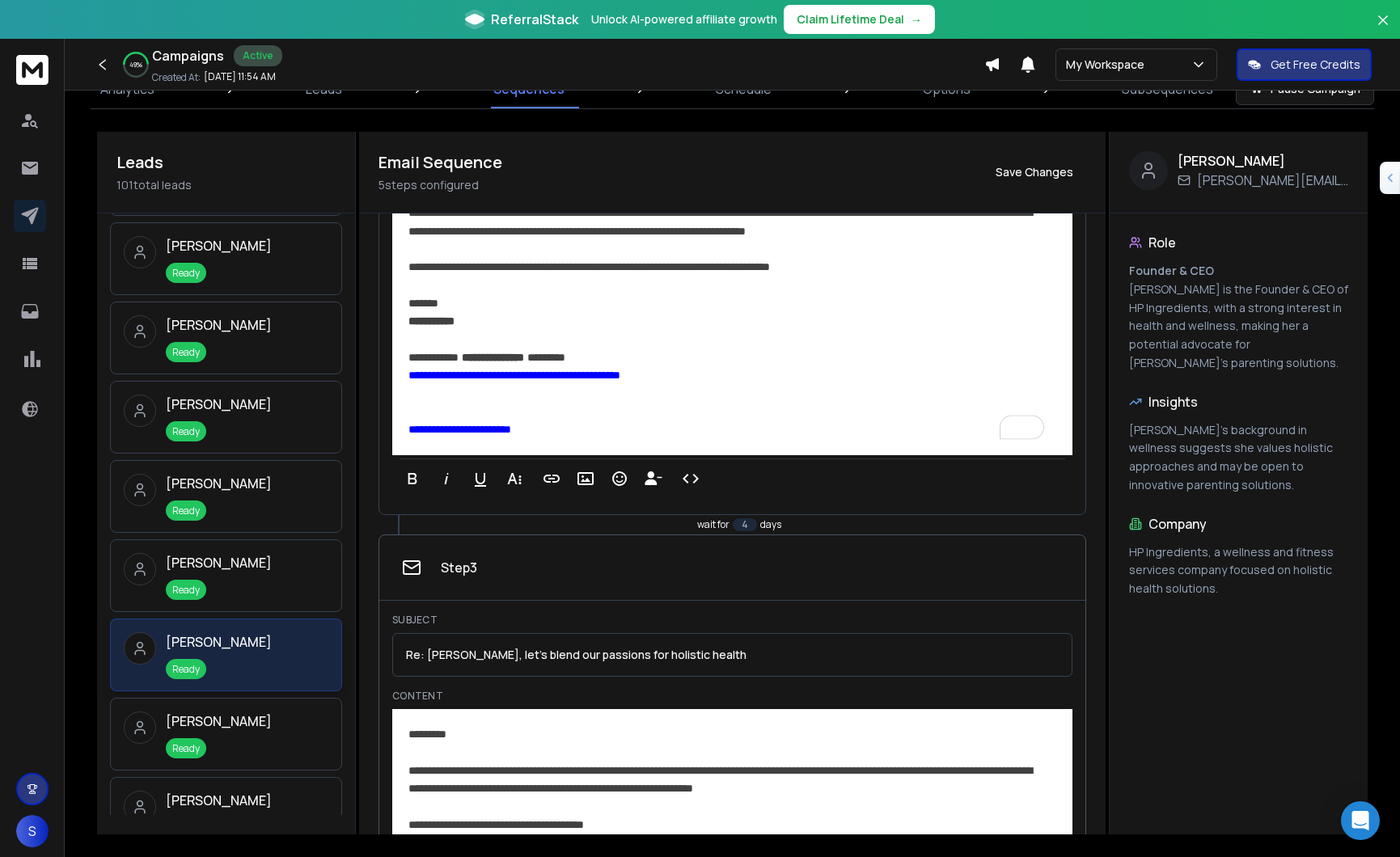
scroll to position [931, 0]
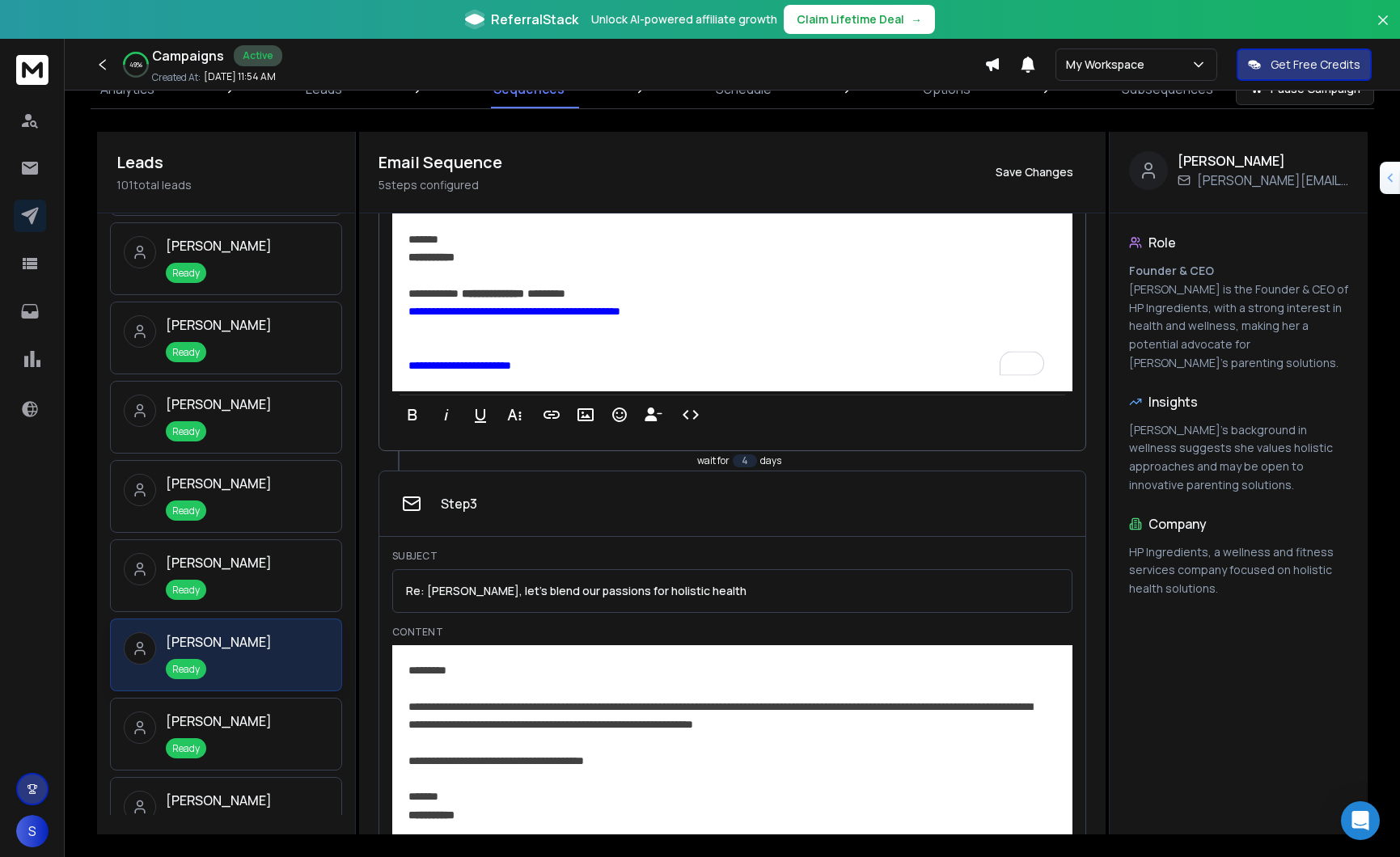
click at [572, 349] on div "To enrich screen reader interactions, please activate Accessibility in Grammarl…" at bounding box center [732, 348] width 648 height 18
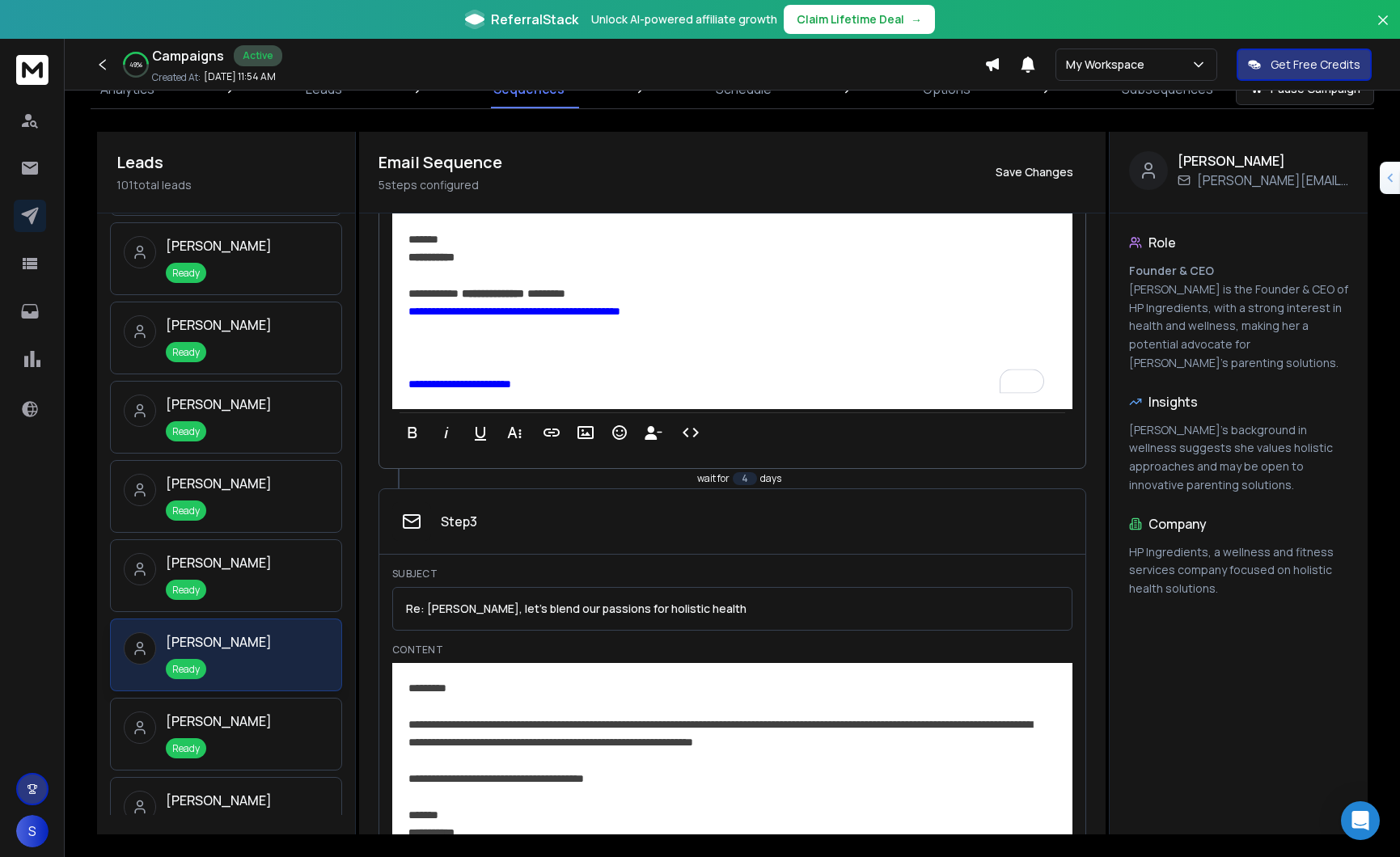
scroll to position [1148, 0]
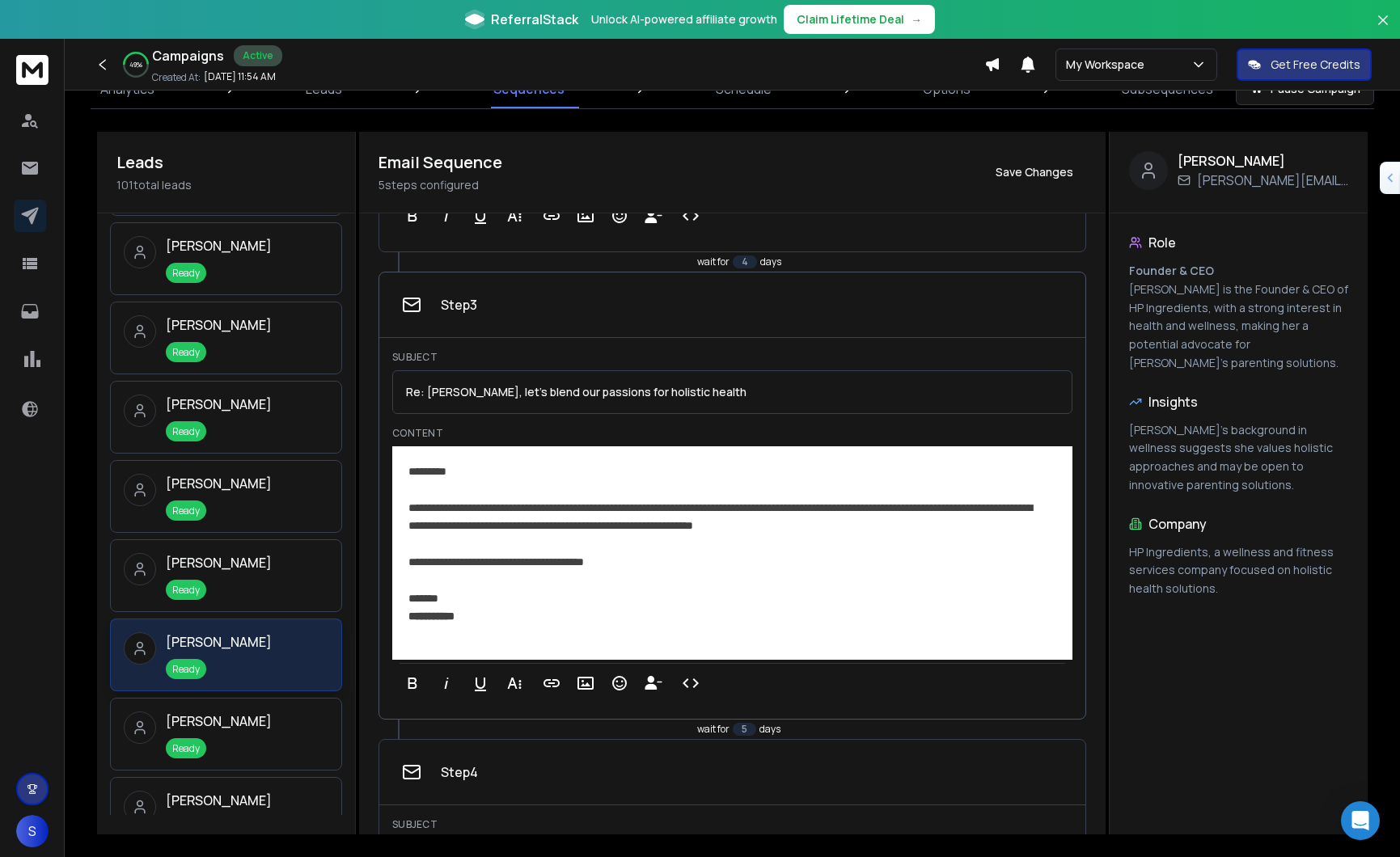
click at [451, 626] on div "**********" at bounding box center [732, 617] width 648 height 18
click at [463, 643] on div "To enrich screen reader interactions, please activate Accessibility in Grammarl…" at bounding box center [732, 634] width 648 height 18
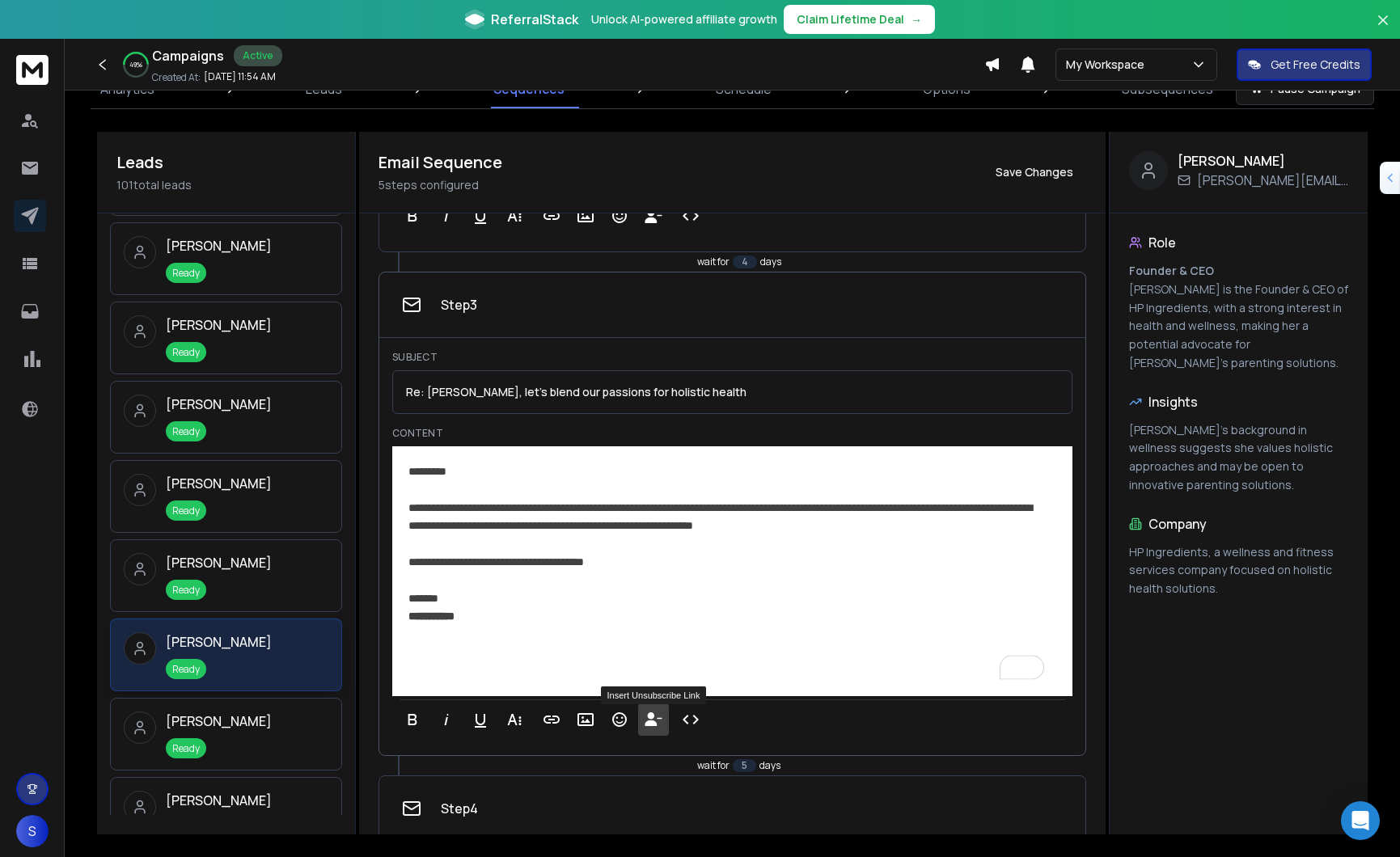
click at [651, 726] on icon "button" at bounding box center [653, 719] width 17 height 14
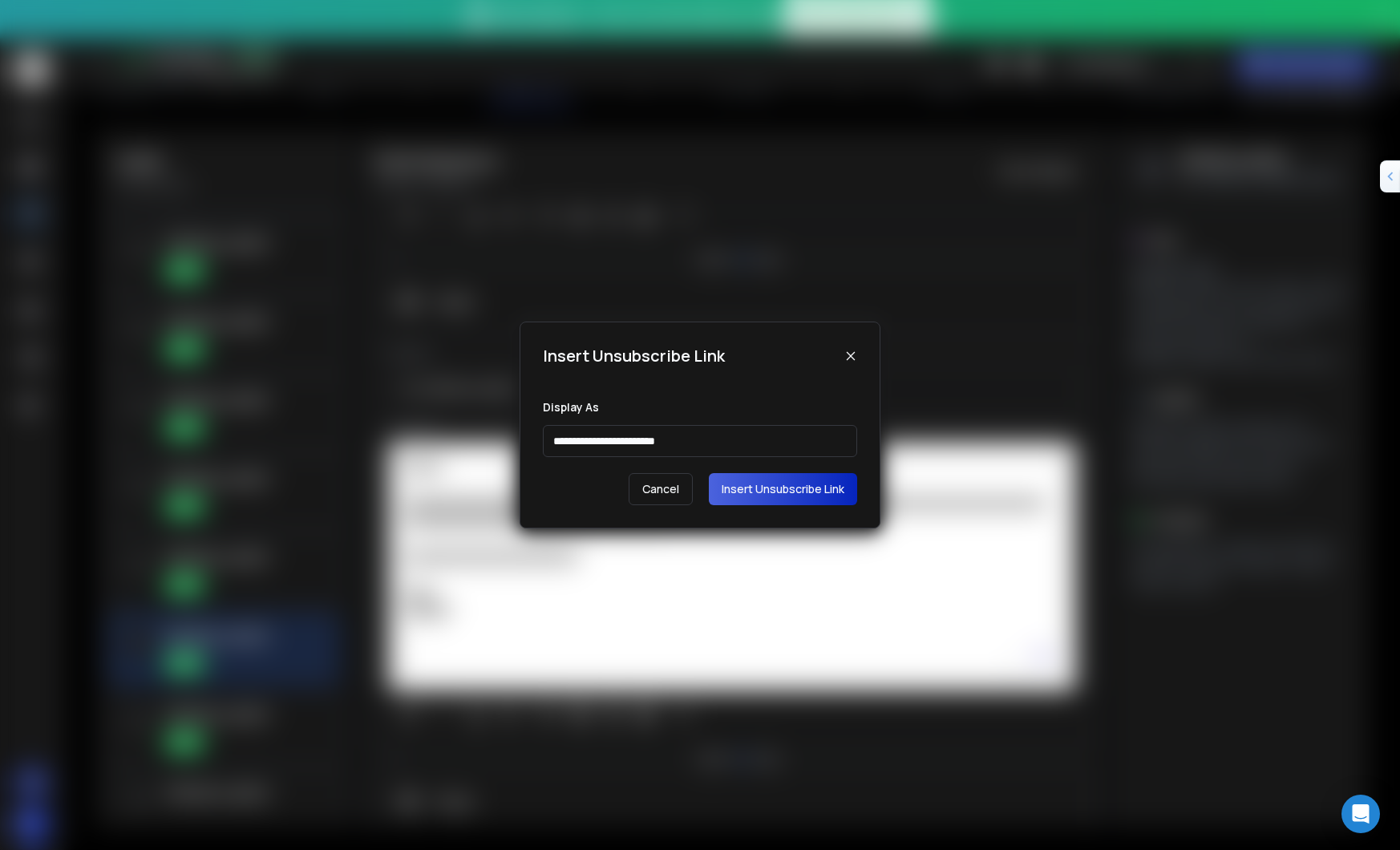
click at [784, 491] on button "Insert Unsubscribe Link" at bounding box center [783, 490] width 148 height 32
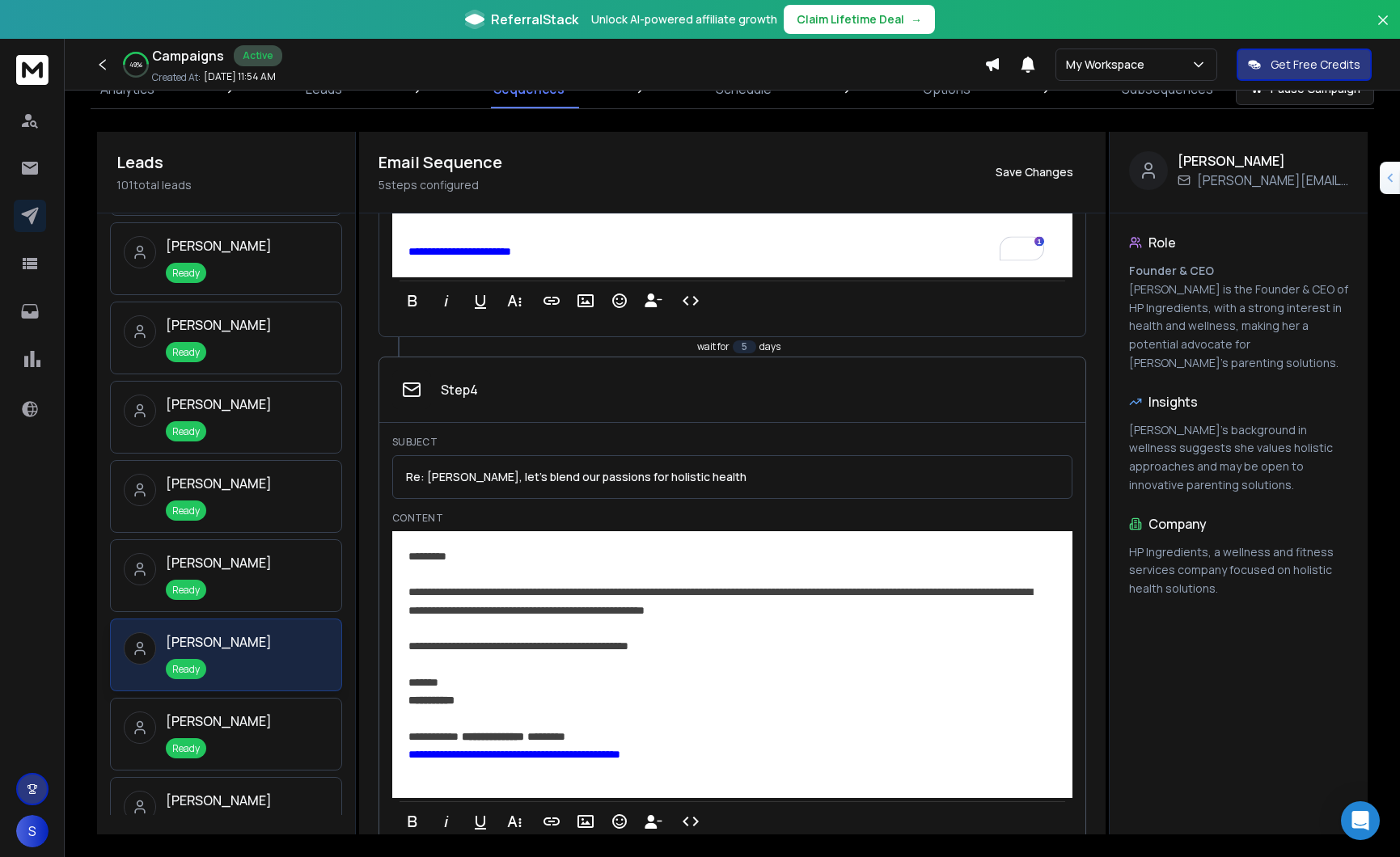
scroll to position [1578, 0]
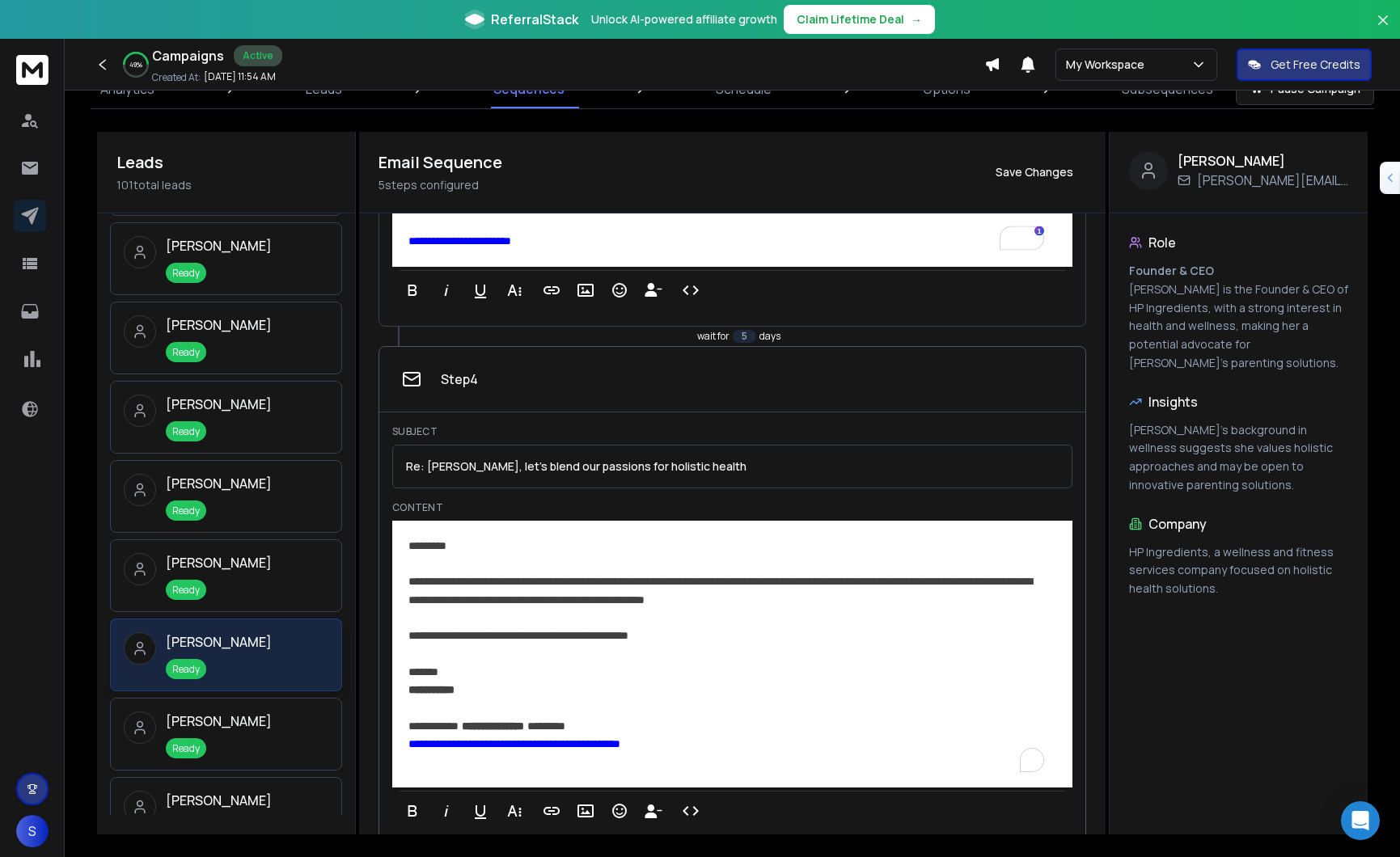
click at [461, 769] on div "To enrich screen reader interactions, please activate Accessibility in Grammarl…" at bounding box center [732, 763] width 648 height 18
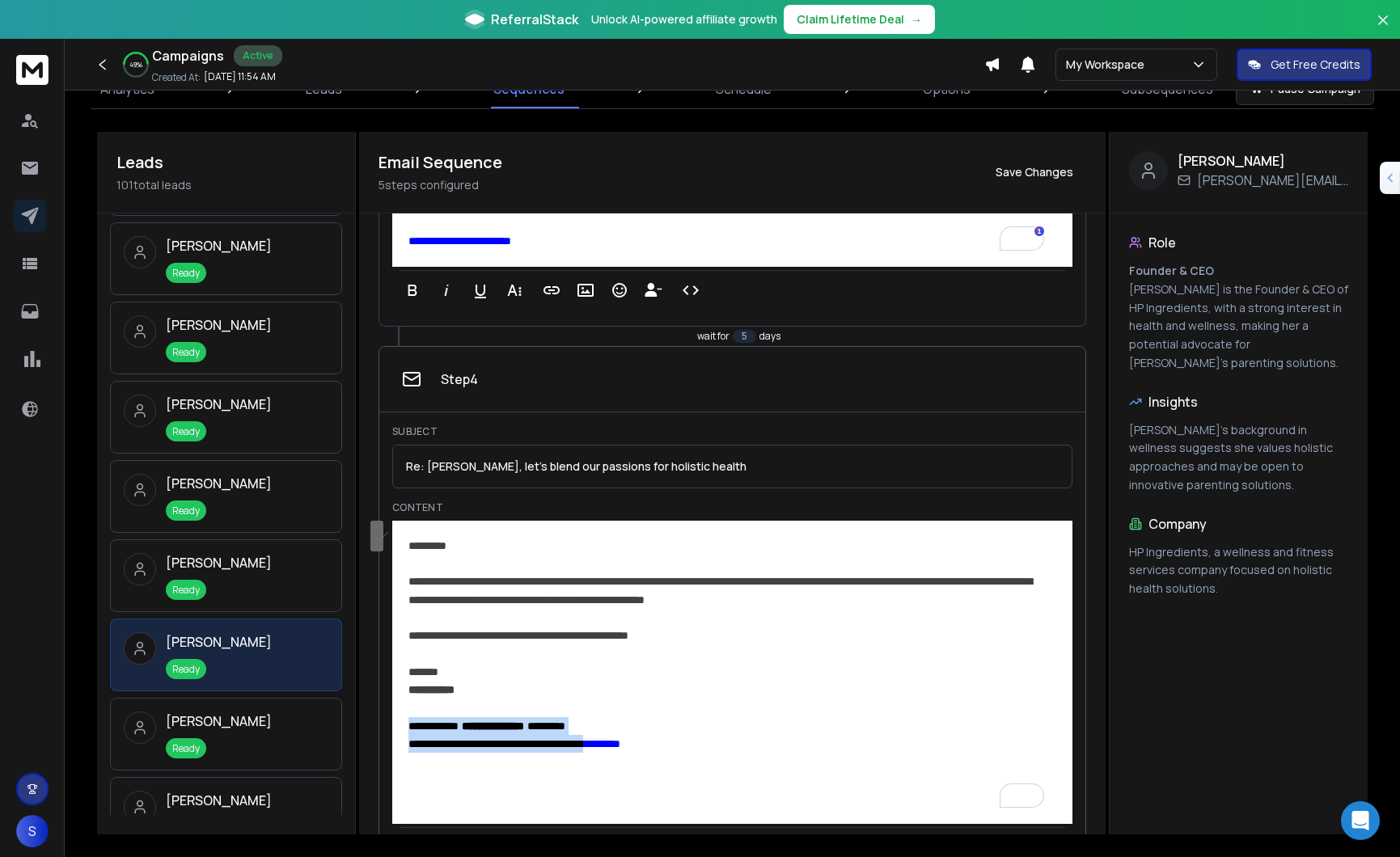
drag, startPoint x: 689, startPoint y: 755, endPoint x: 392, endPoint y: 727, distance: 298.3
click at [392, 727] on div "**********" at bounding box center [732, 672] width 681 height 303
drag, startPoint x: 694, startPoint y: 745, endPoint x: 407, endPoint y: 719, distance: 288.2
click at [407, 719] on div "**********" at bounding box center [732, 672] width 681 height 303
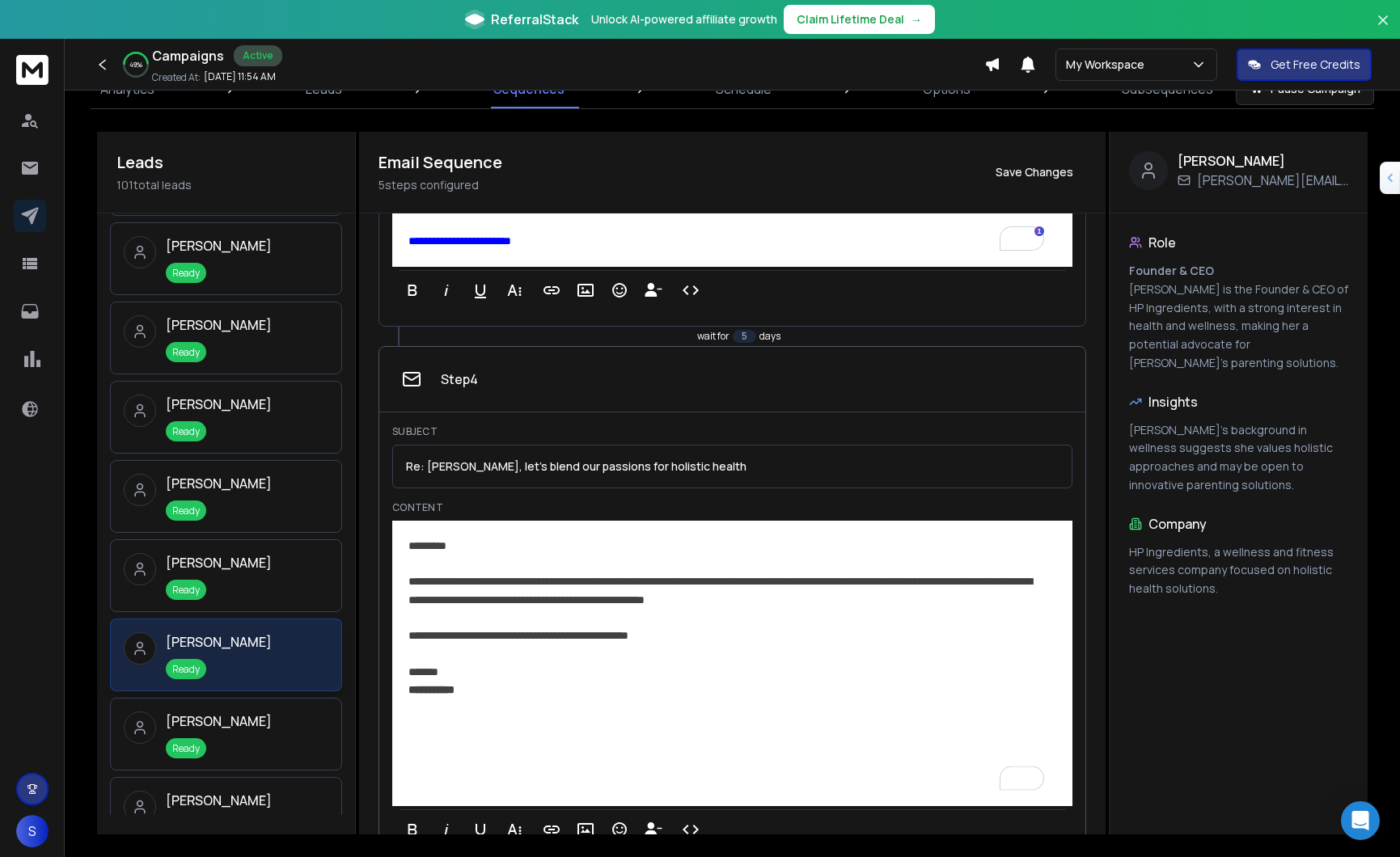
click at [446, 789] on div "To enrich screen reader interactions, please activate Accessibility in Grammarl…" at bounding box center [732, 781] width 648 height 18
click at [660, 830] on icon "button" at bounding box center [653, 829] width 17 height 14
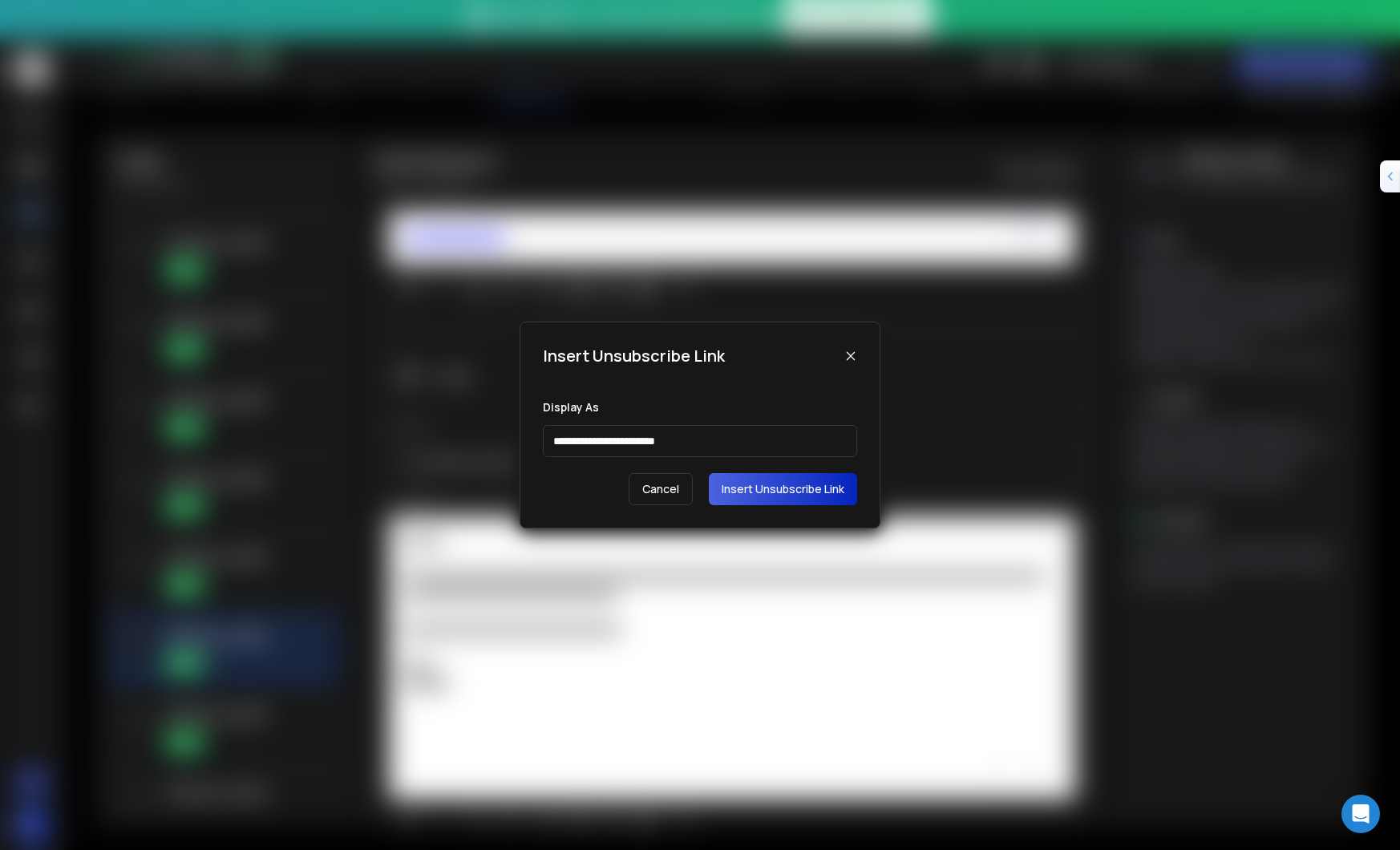
click at [791, 488] on button "Insert Unsubscribe Link" at bounding box center [783, 490] width 148 height 32
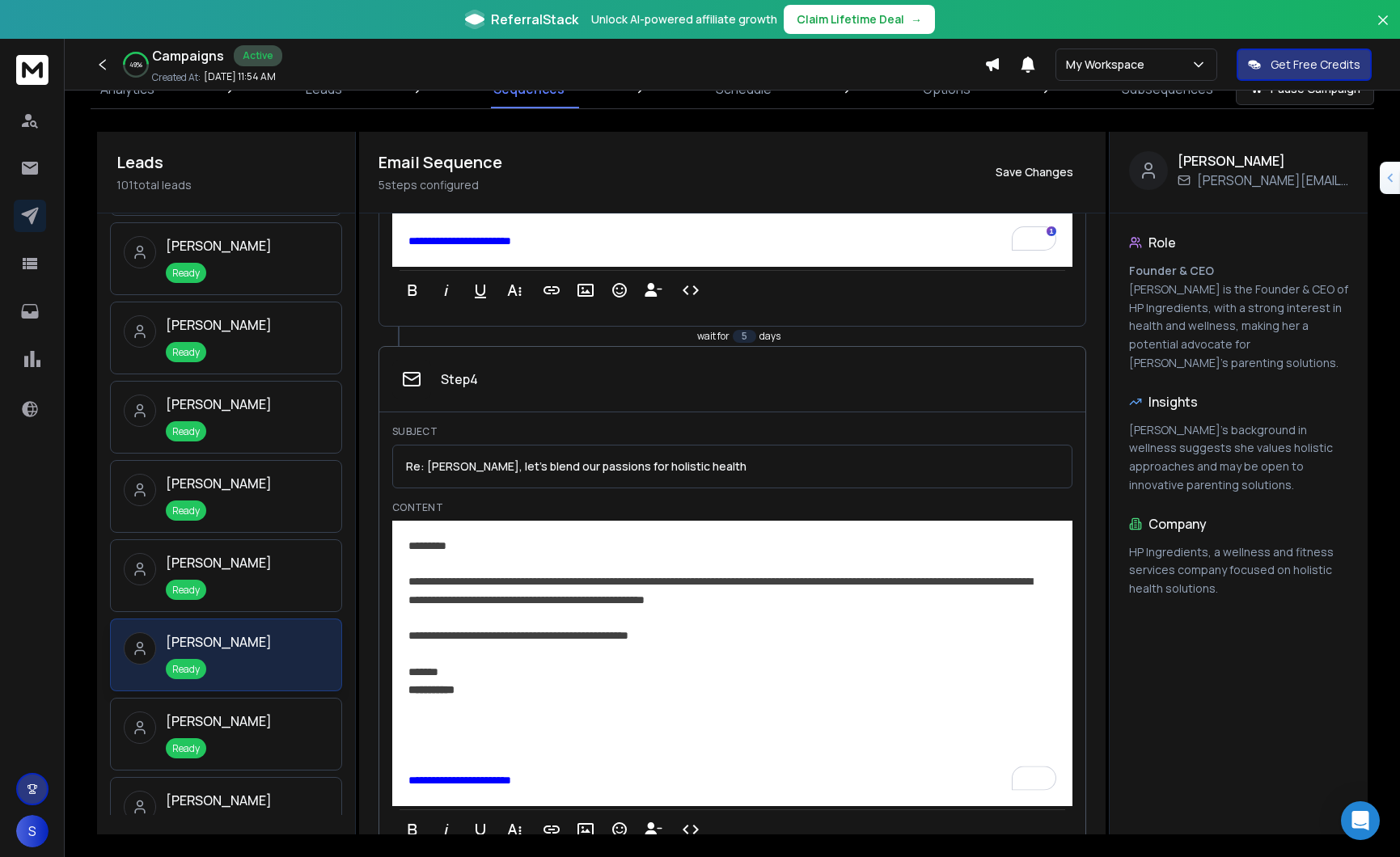
click at [505, 760] on div "To enrich screen reader interactions, please activate Accessibility in Grammarl…" at bounding box center [732, 763] width 648 height 18
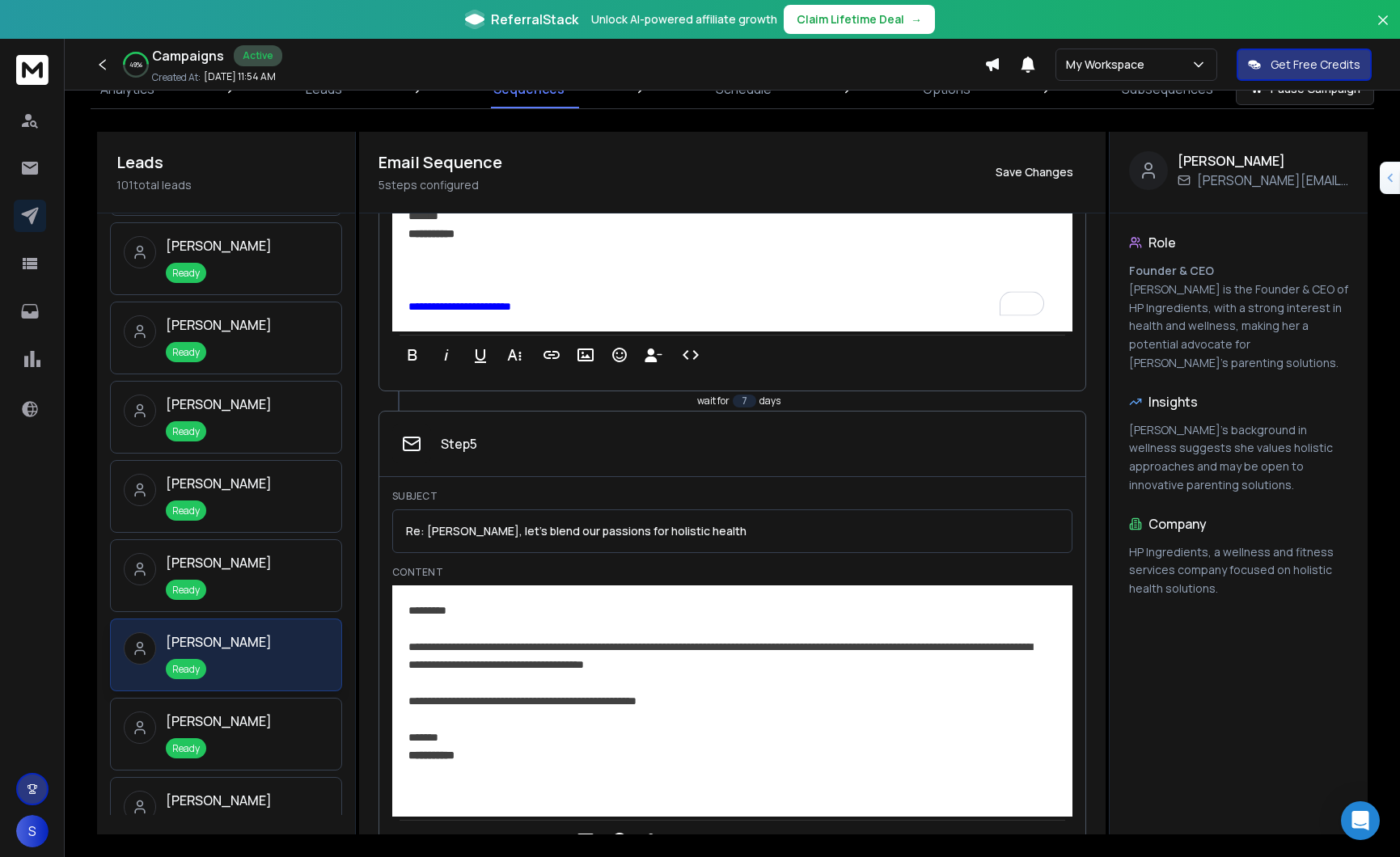
scroll to position [2098, 0]
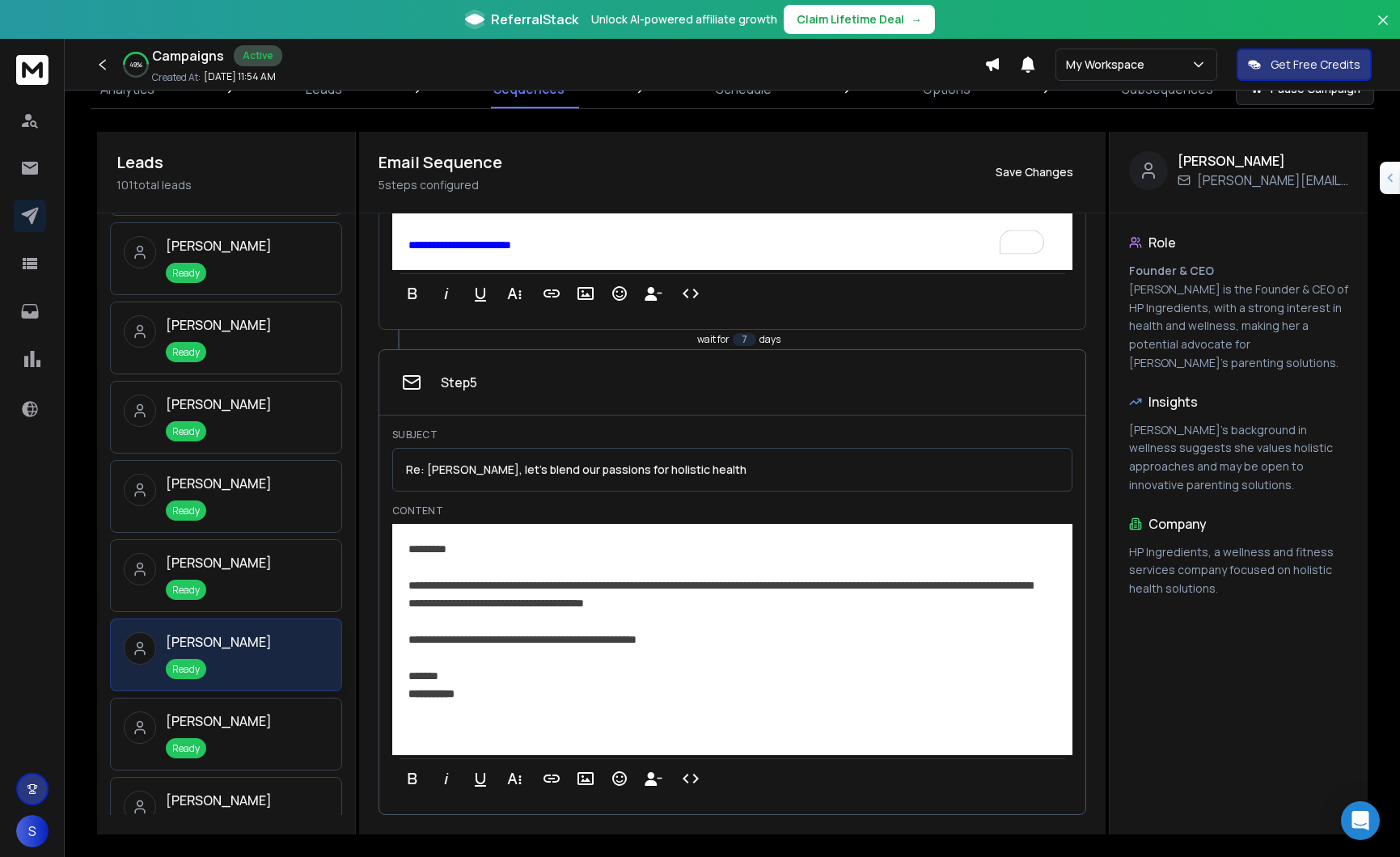
click at [481, 732] on div at bounding box center [732, 731] width 648 height 18
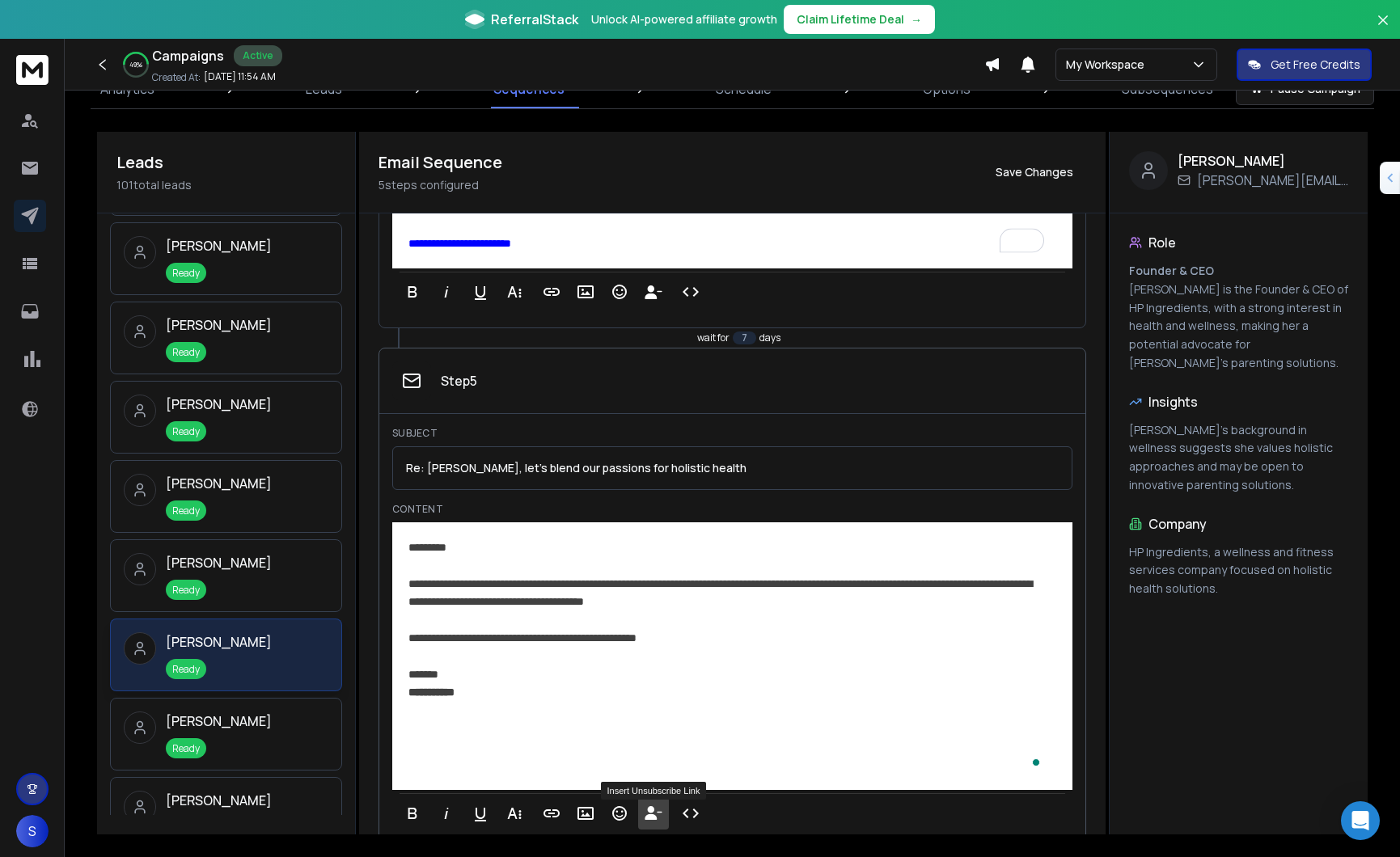
click at [660, 814] on icon "button" at bounding box center [653, 813] width 17 height 14
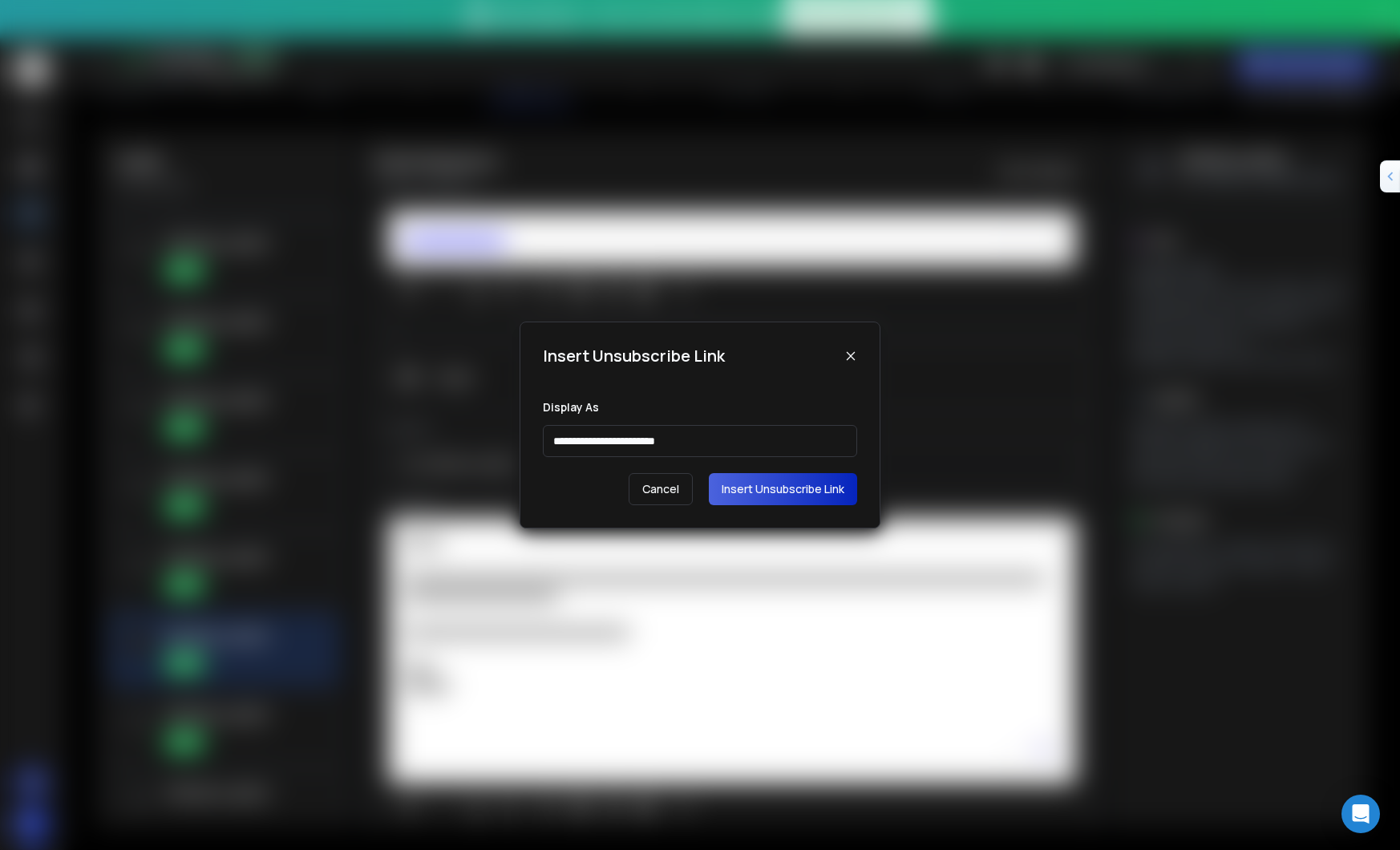
click at [763, 491] on button "Insert Unsubscribe Link" at bounding box center [783, 490] width 148 height 32
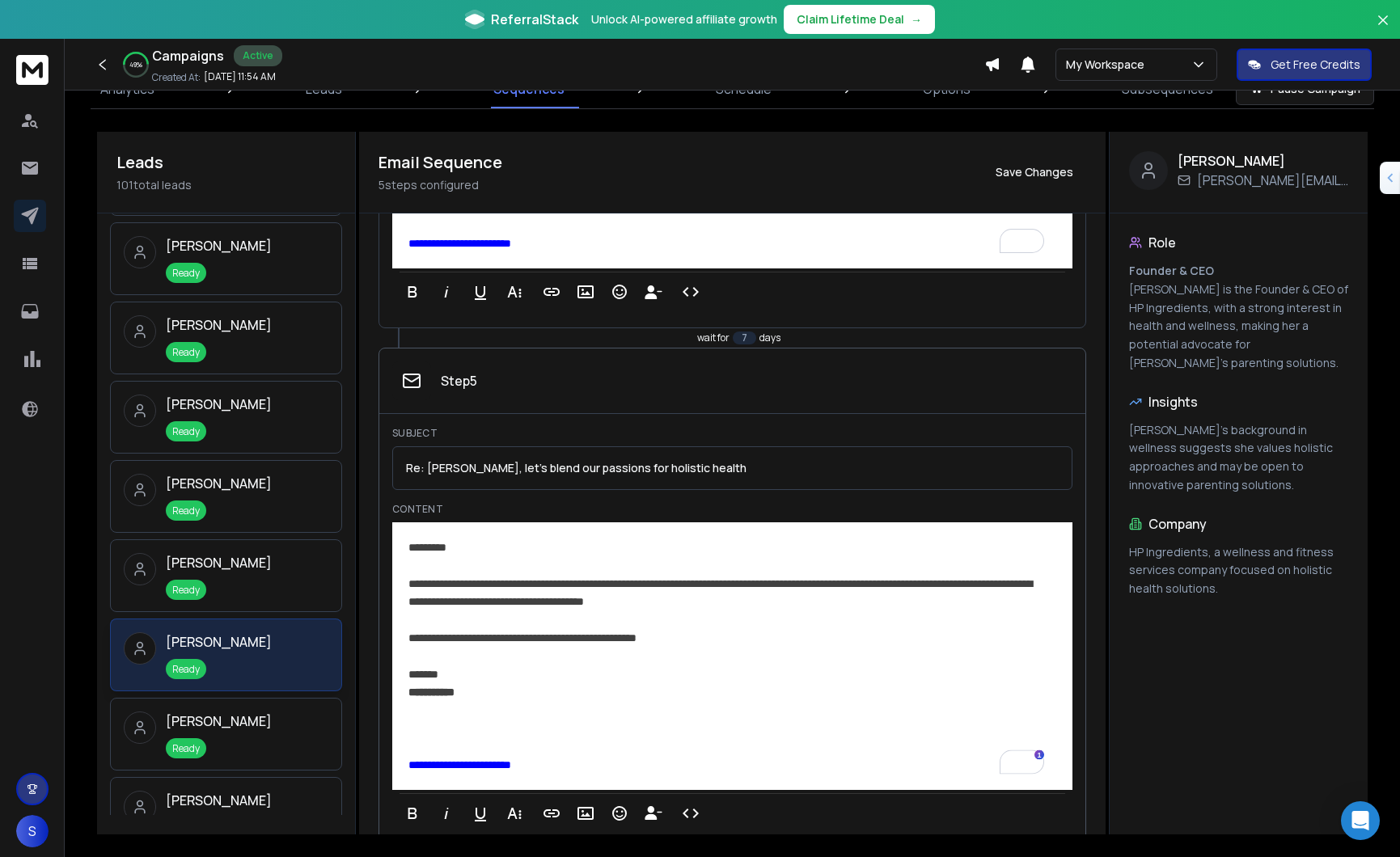
click at [491, 760] on link "**********" at bounding box center [460, 766] width 103 height 11
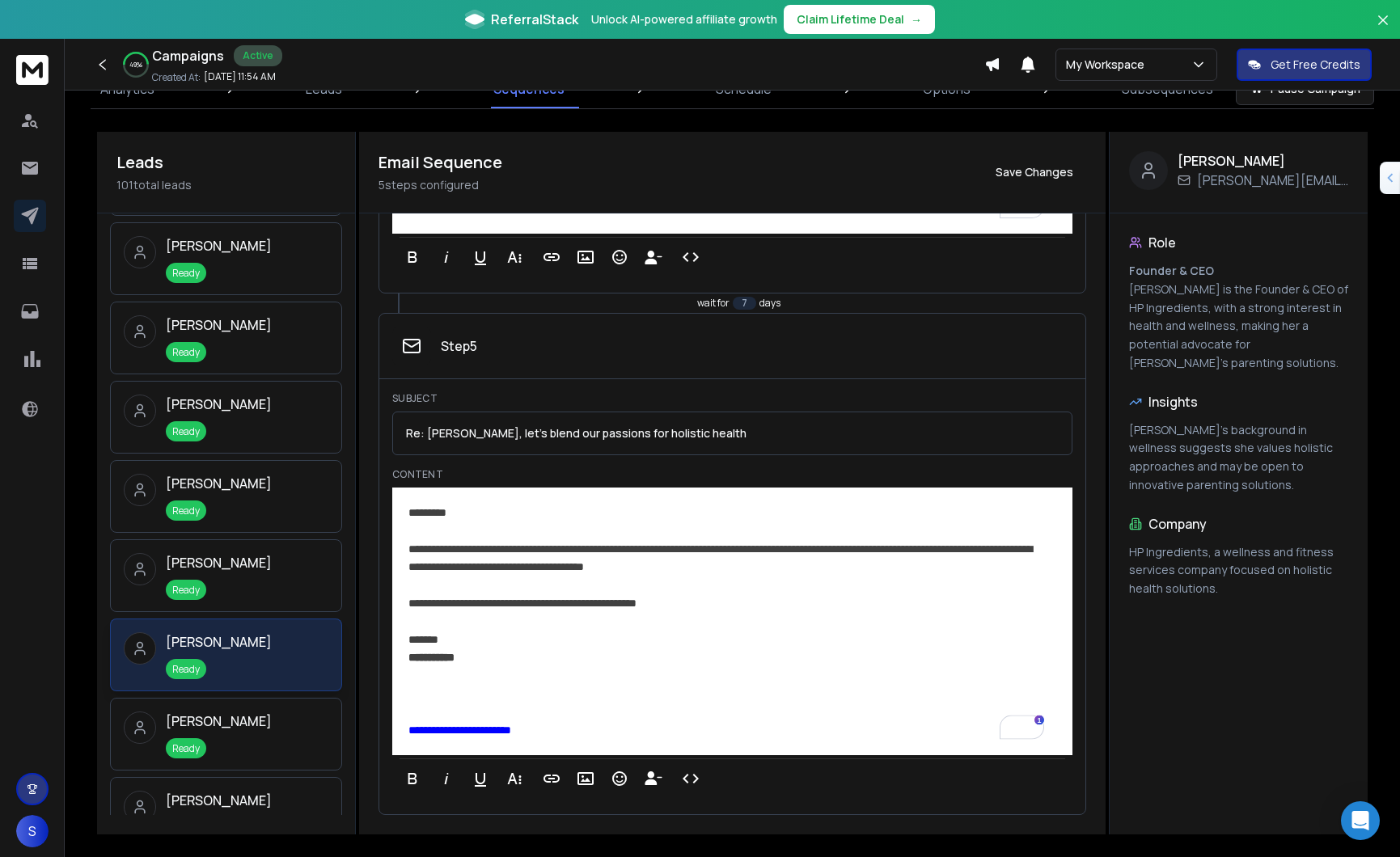
scroll to position [76, 0]
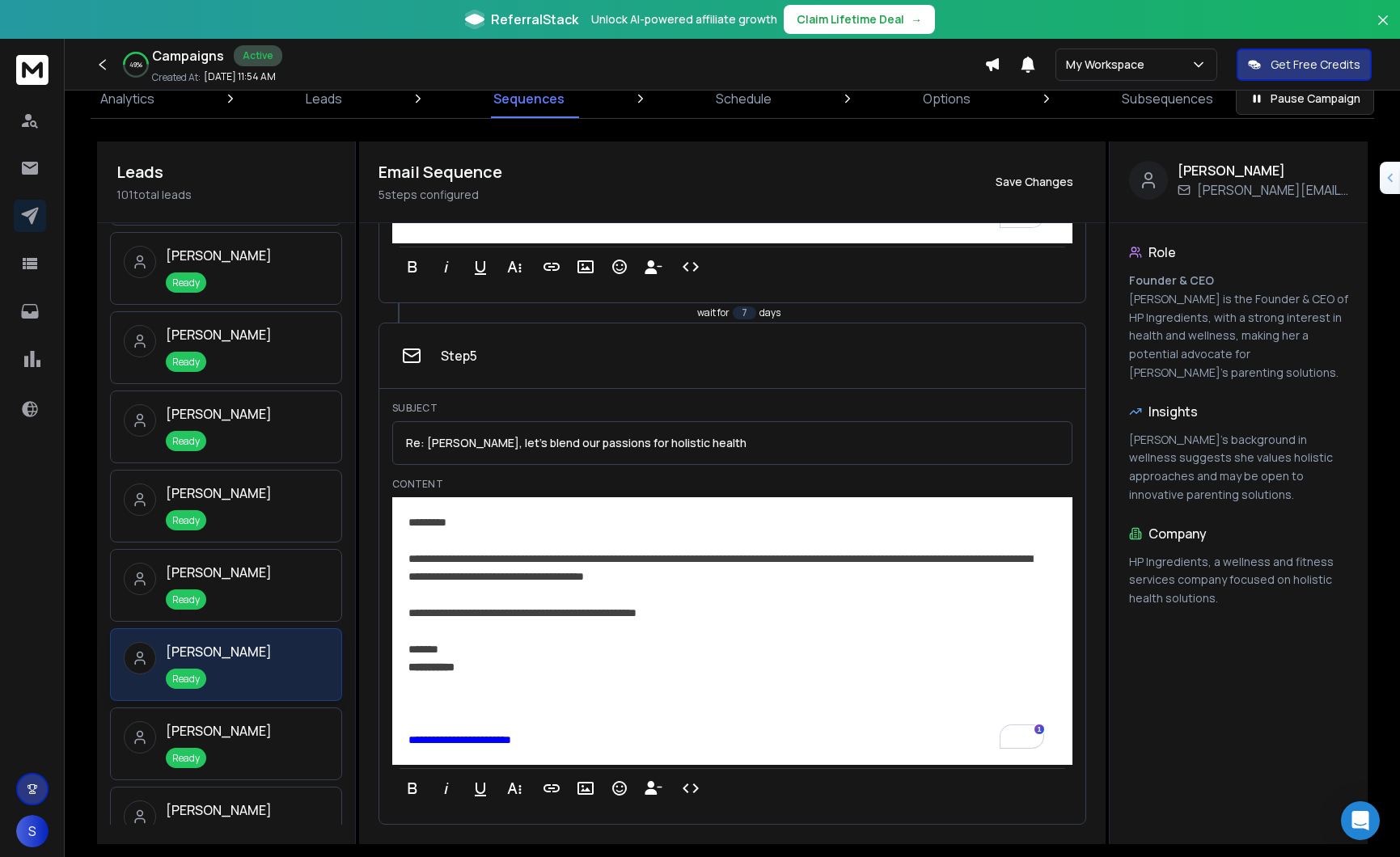
click at [1022, 177] on button "Save Changes" at bounding box center [1034, 182] width 104 height 32
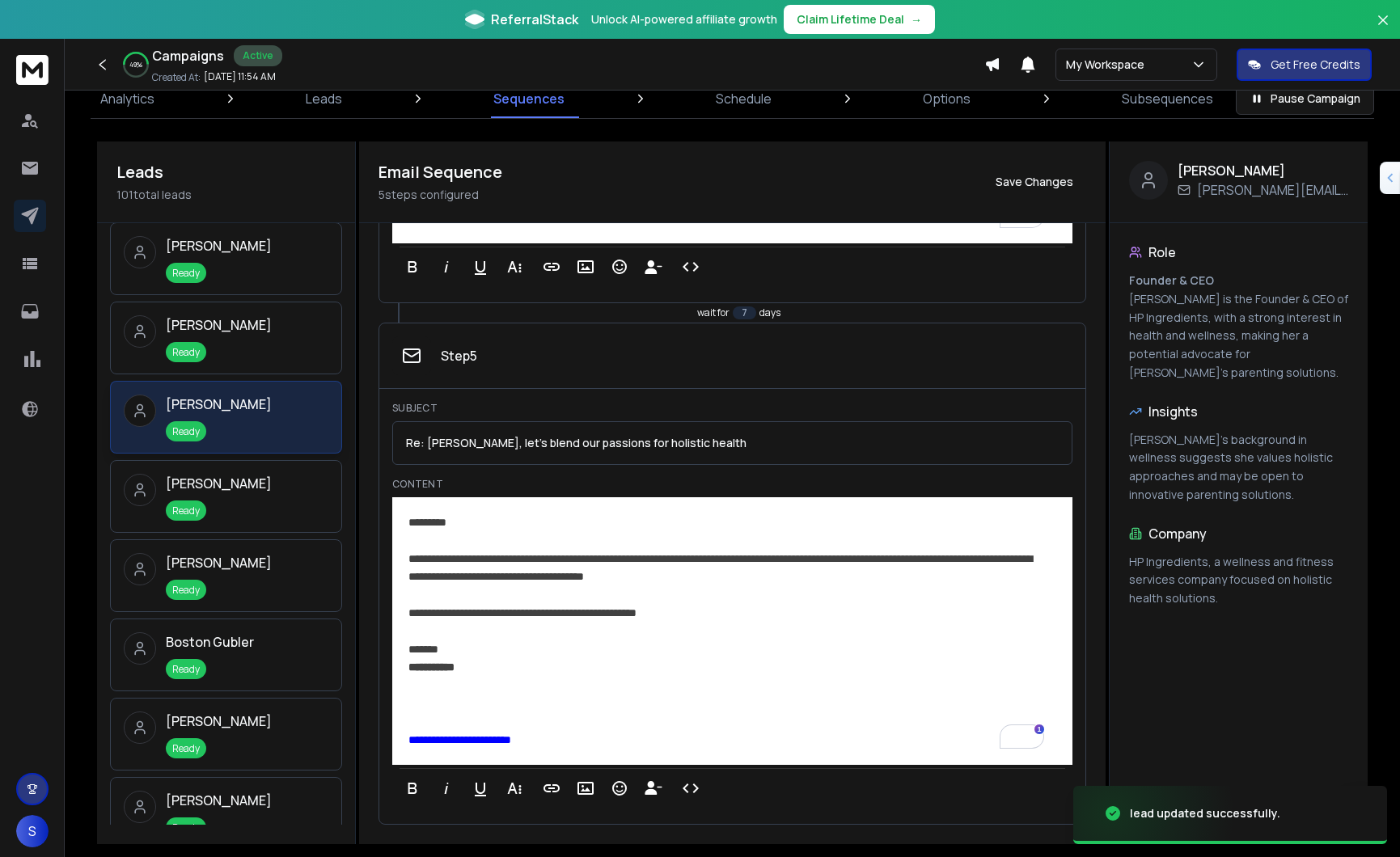
scroll to position [371, 0]
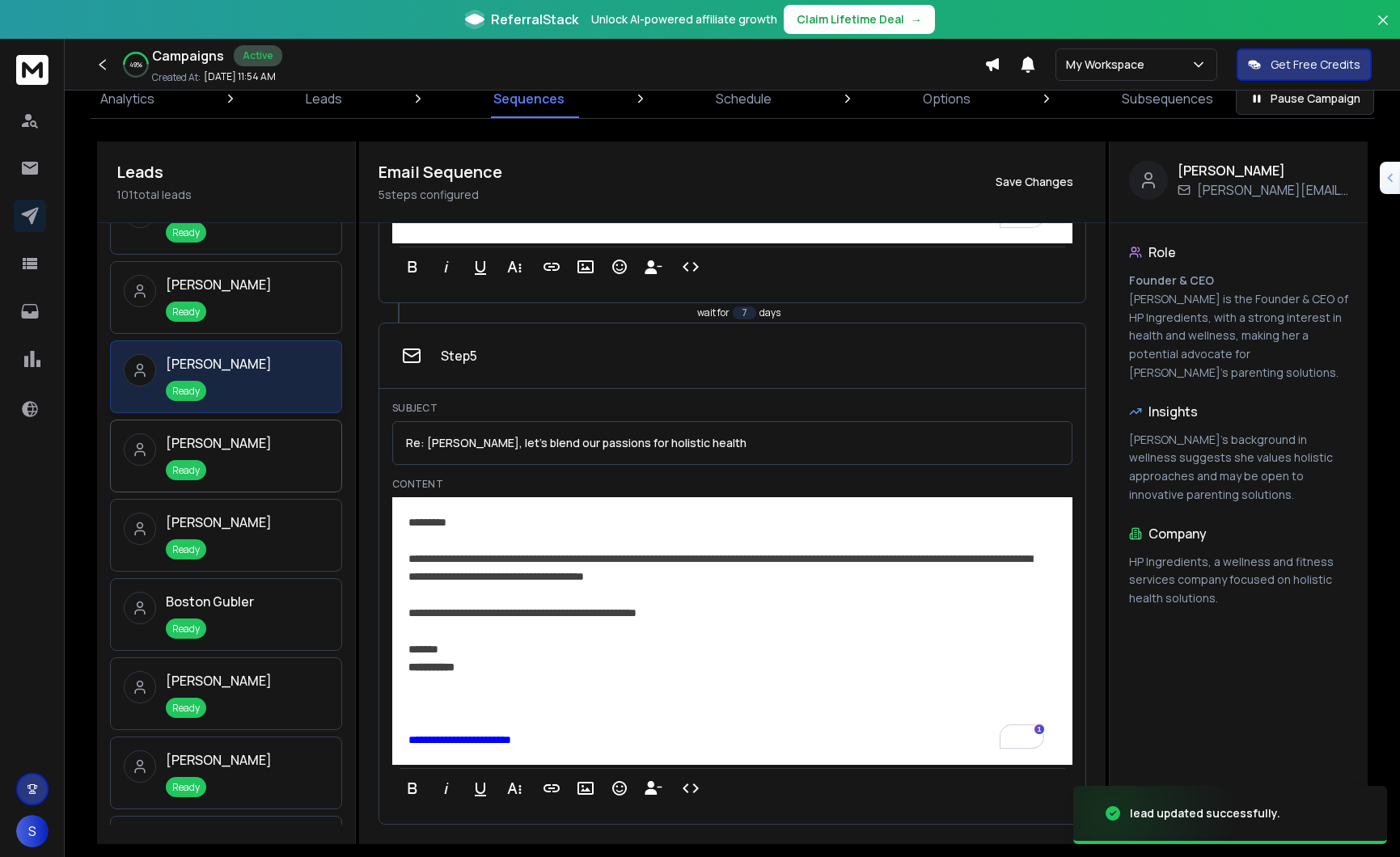
click at [243, 461] on div "Ready" at bounding box center [247, 469] width 163 height 19
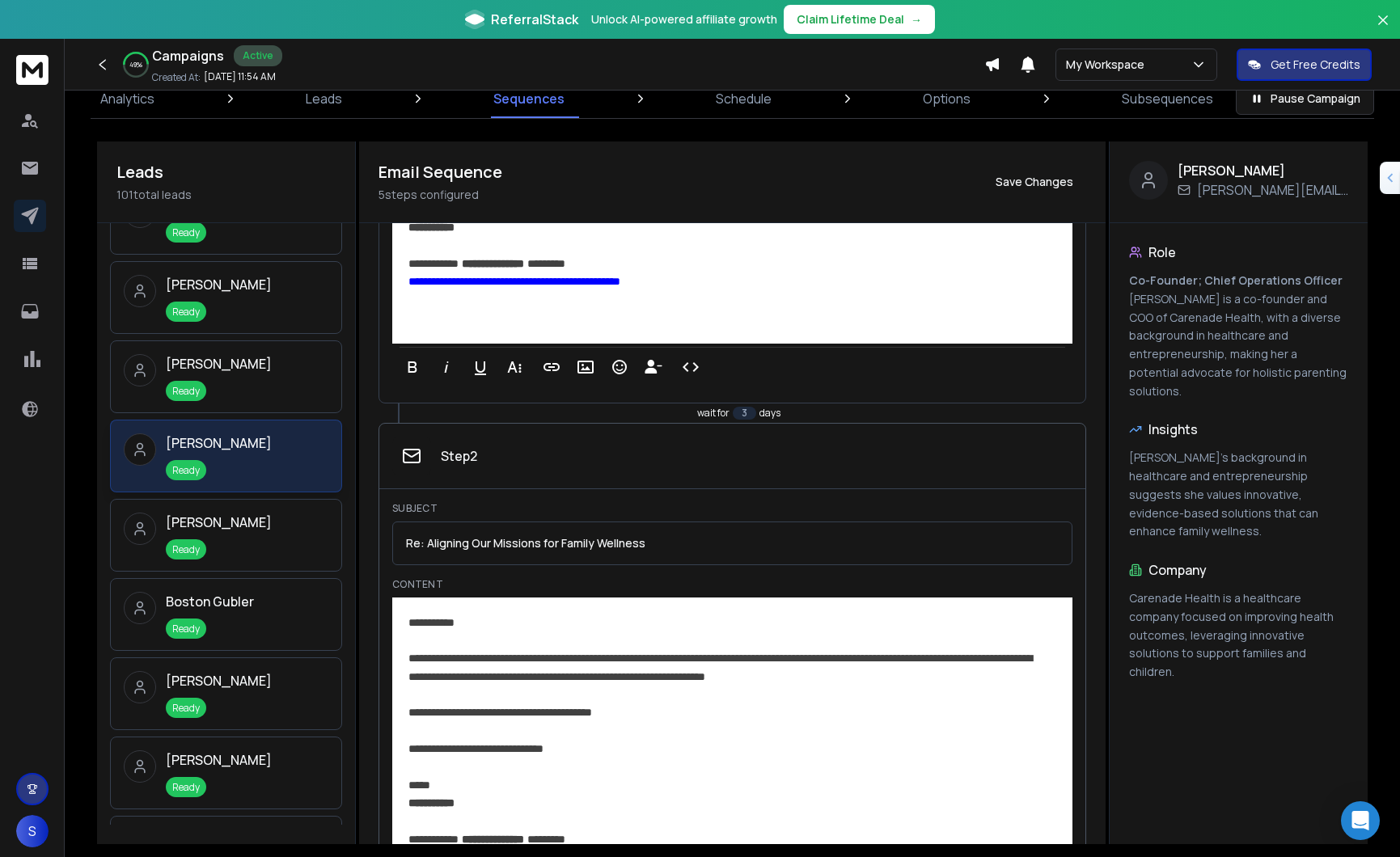
scroll to position [829, 0]
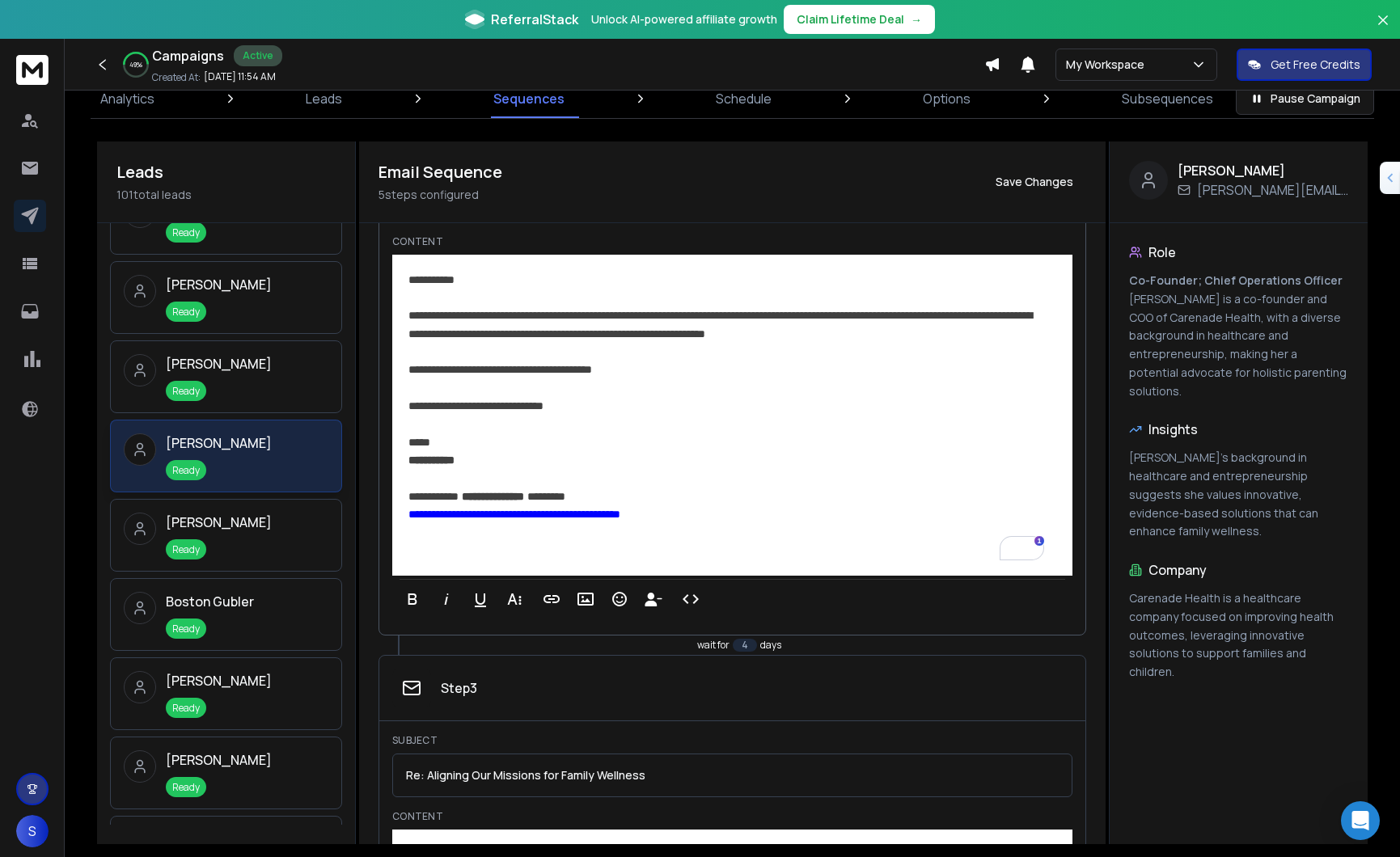
click at [564, 525] on div "To enrich screen reader interactions, please activate Accessibility in Grammarl…" at bounding box center [732, 532] width 648 height 18
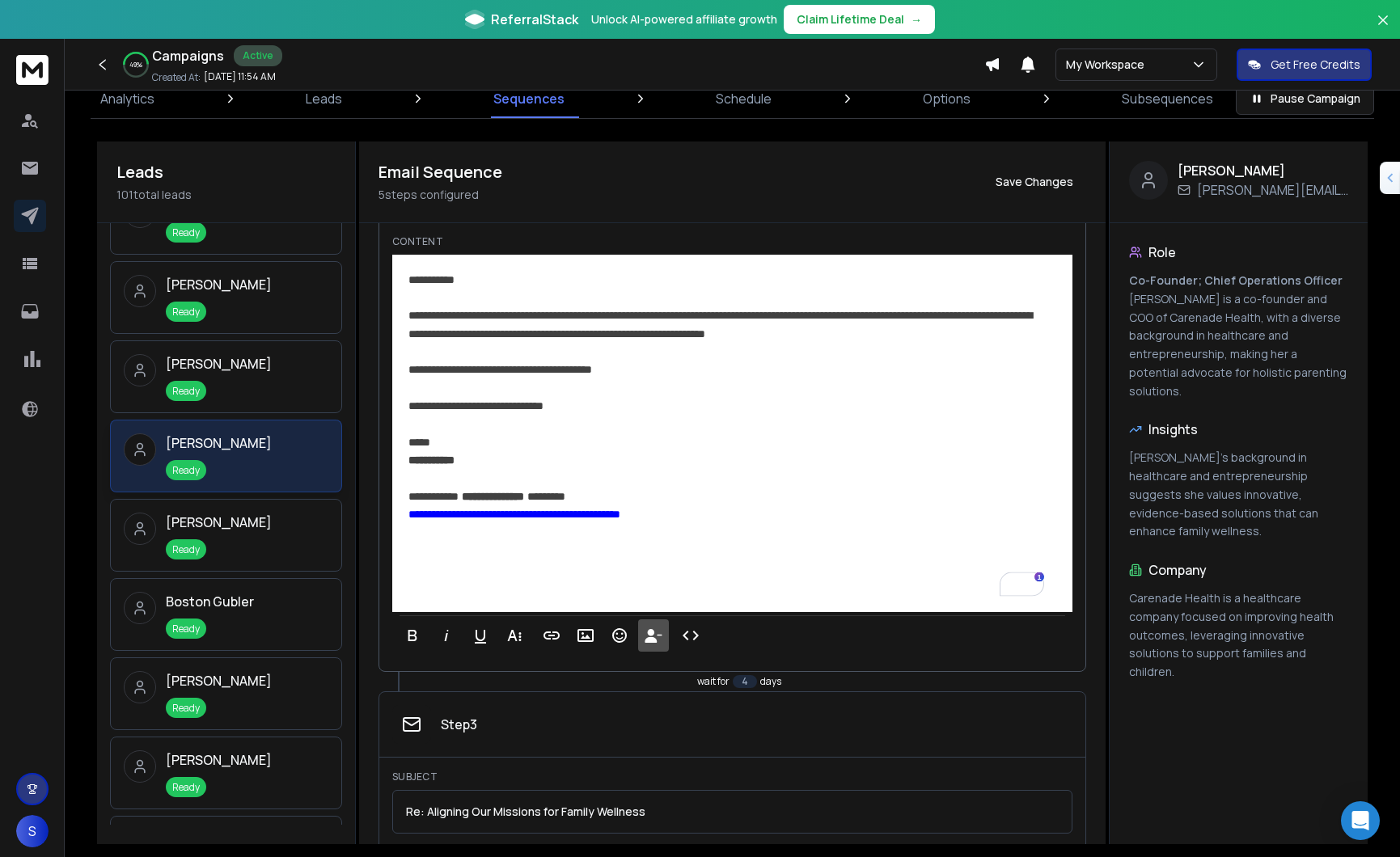
click at [659, 637] on icon "button" at bounding box center [654, 636] width 19 height 14
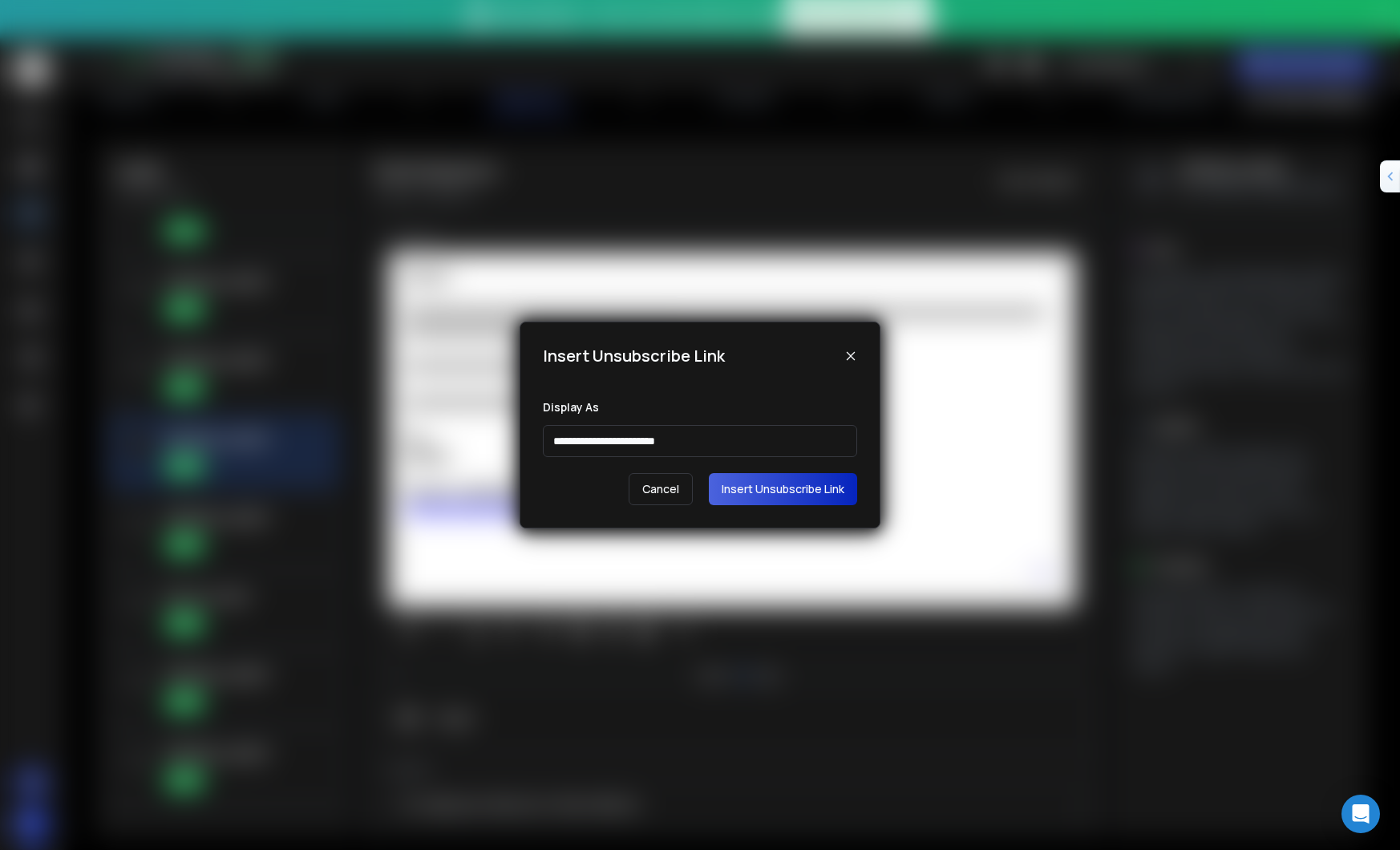
click at [788, 486] on button "Insert Unsubscribe Link" at bounding box center [783, 490] width 148 height 32
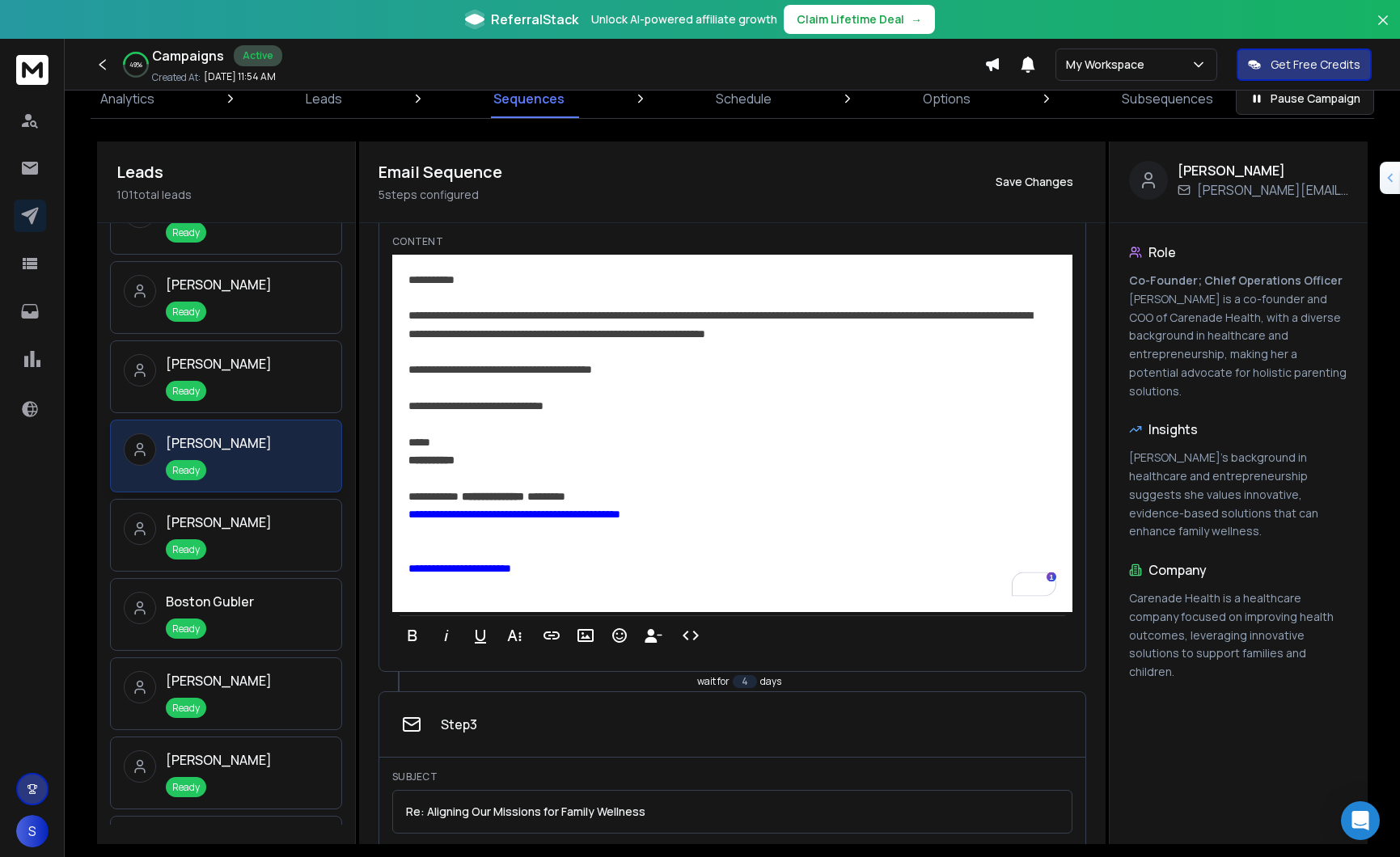
click at [440, 533] on div "To enrich screen reader interactions, please activate Accessibility in Grammarl…" at bounding box center [732, 532] width 648 height 18
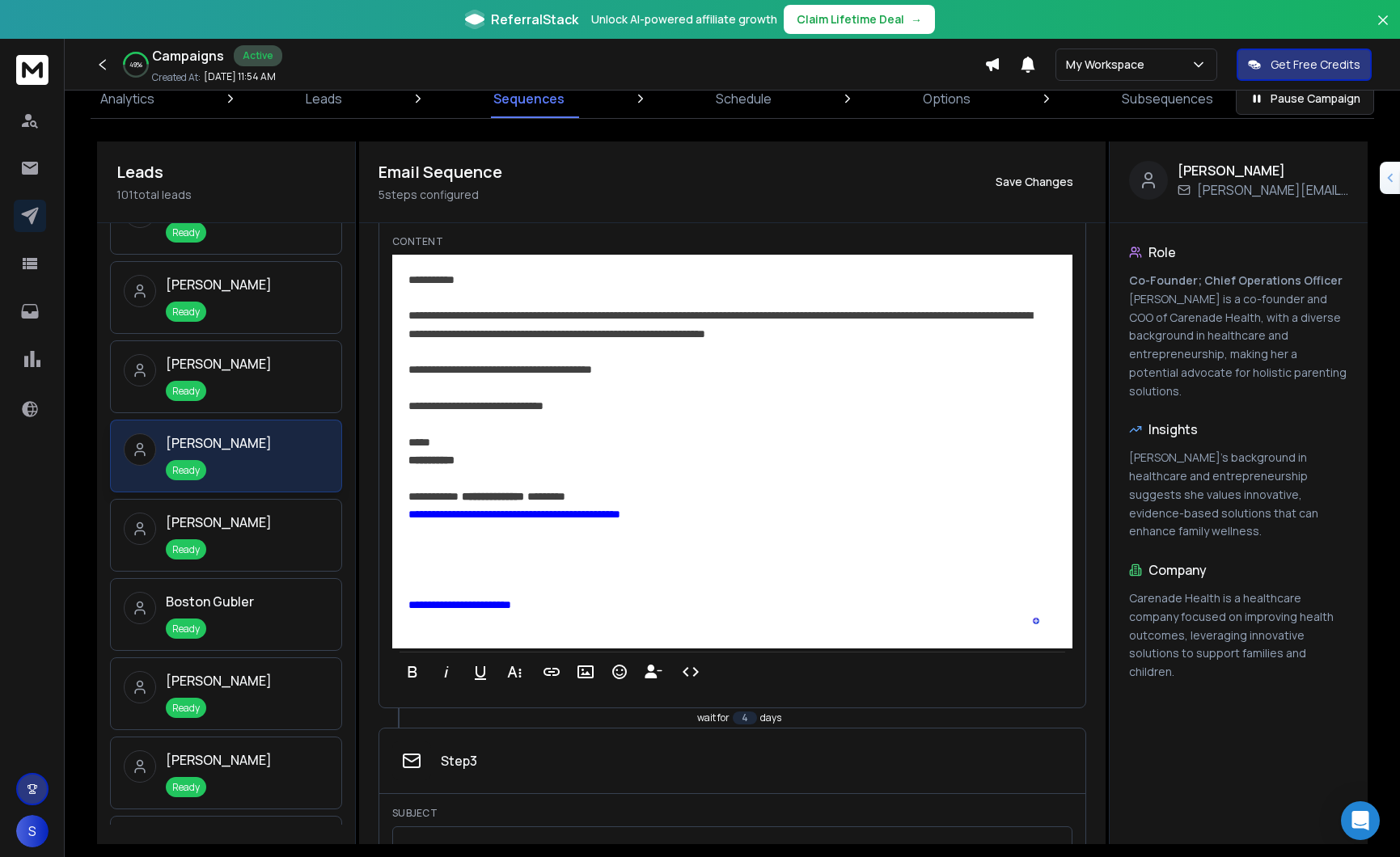
click at [486, 634] on div "**********" at bounding box center [732, 452] width 681 height 394
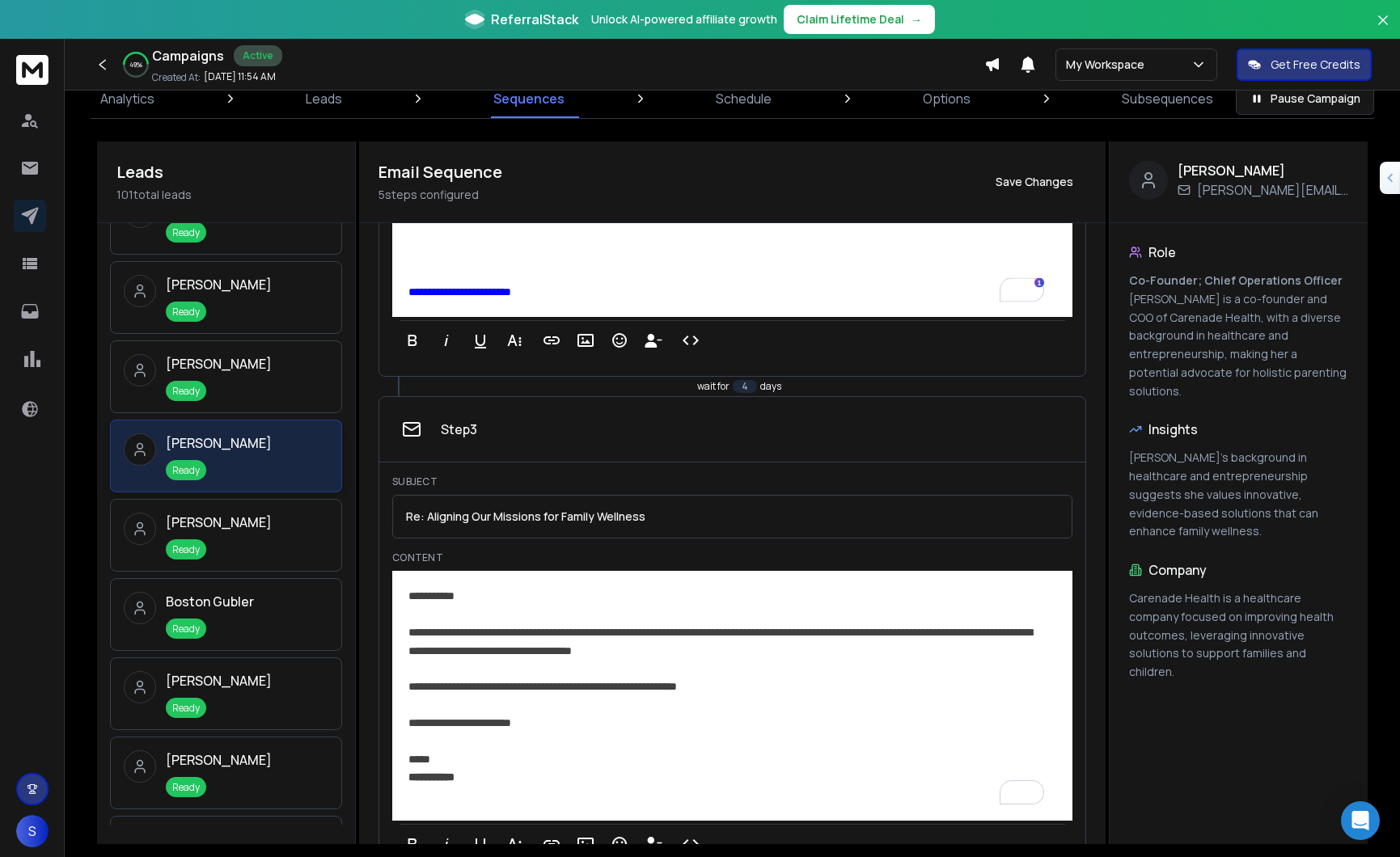
scroll to position [1249, 0]
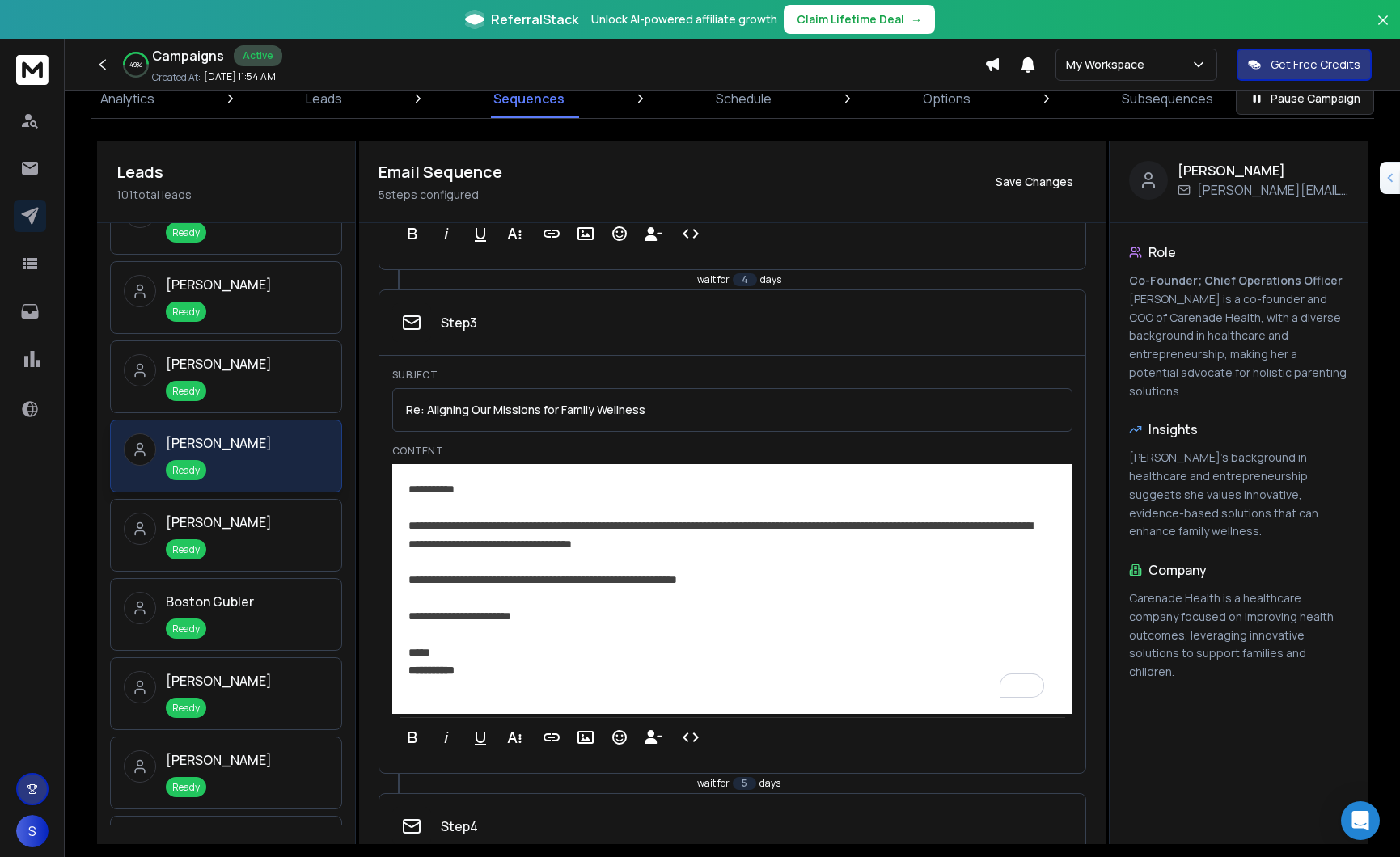
click at [465, 696] on div "To enrich screen reader interactions, please activate Accessibility in Grammarl…" at bounding box center [732, 689] width 648 height 18
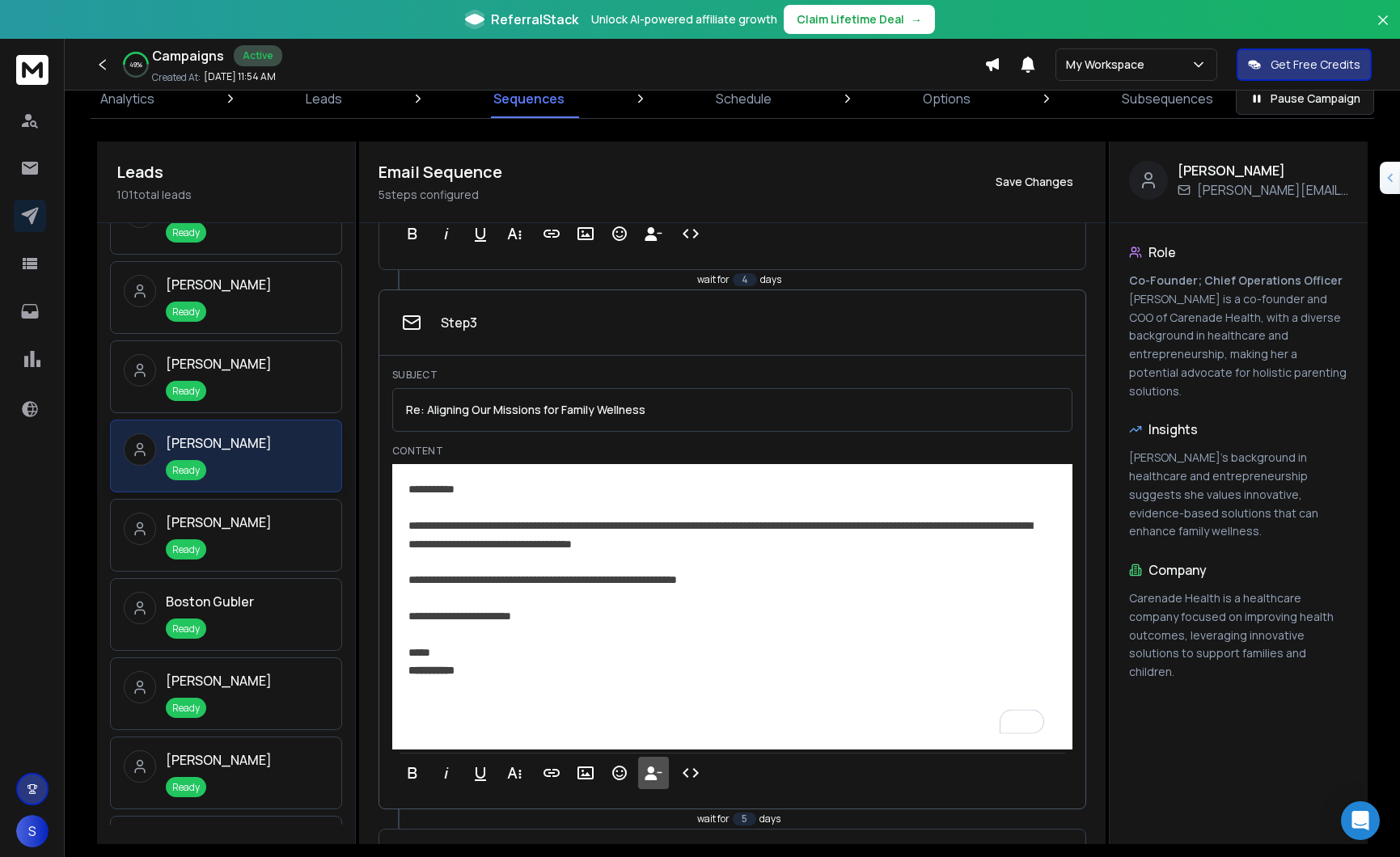
click at [649, 767] on button "Insert Unsubscribe Link" at bounding box center [654, 774] width 31 height 32
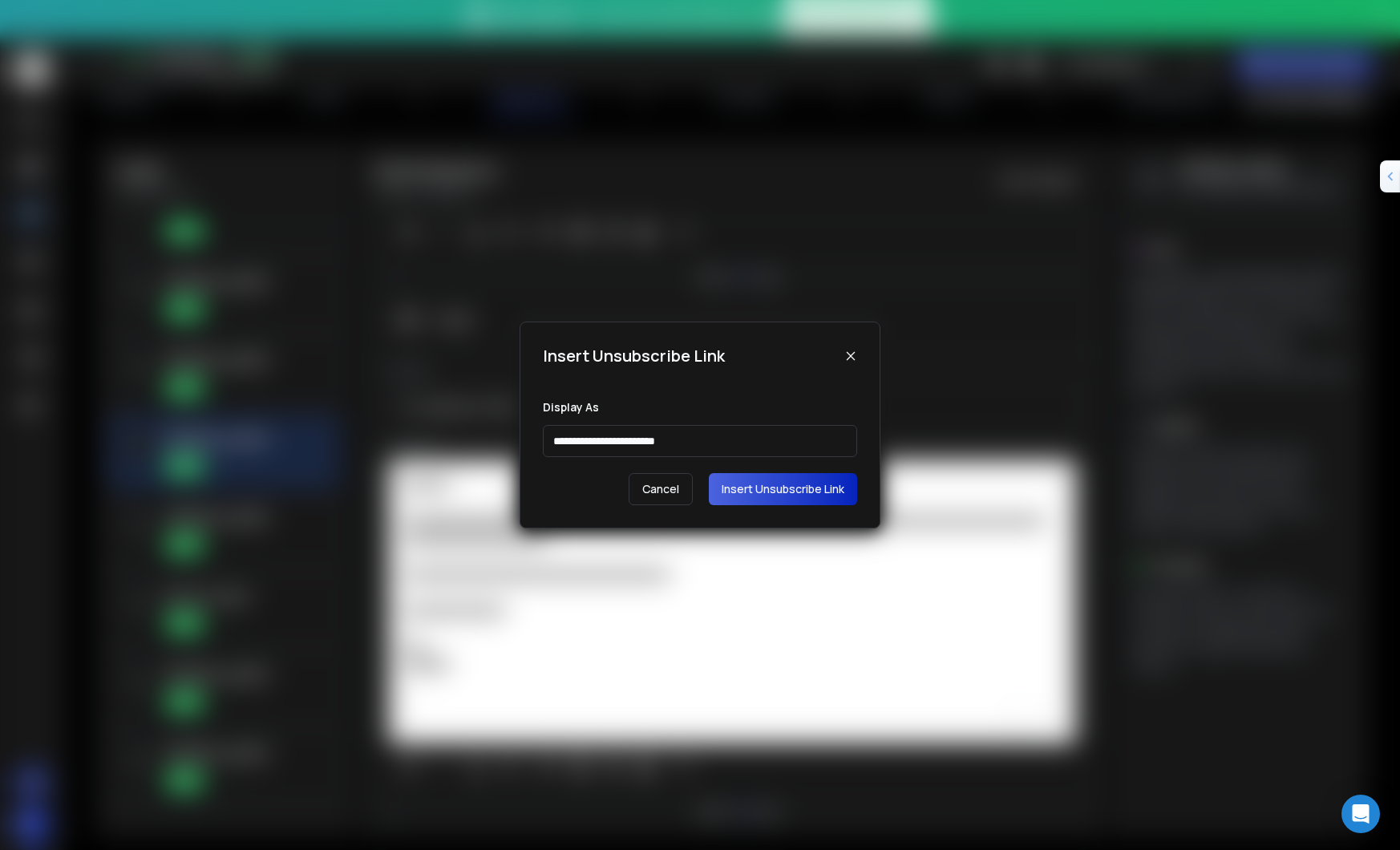
click at [757, 493] on button "Insert Unsubscribe Link" at bounding box center [783, 490] width 148 height 32
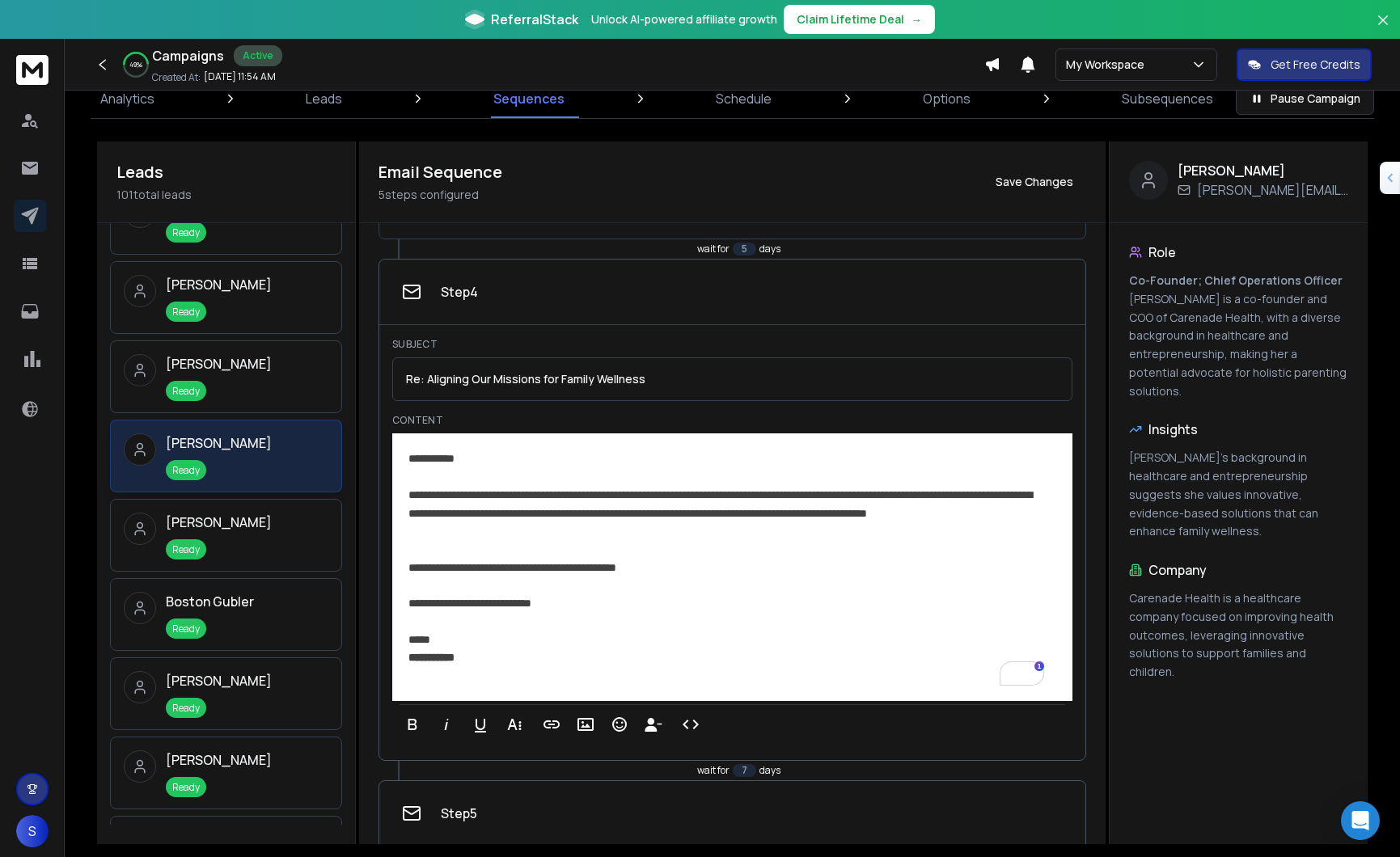
scroll to position [2013, 0]
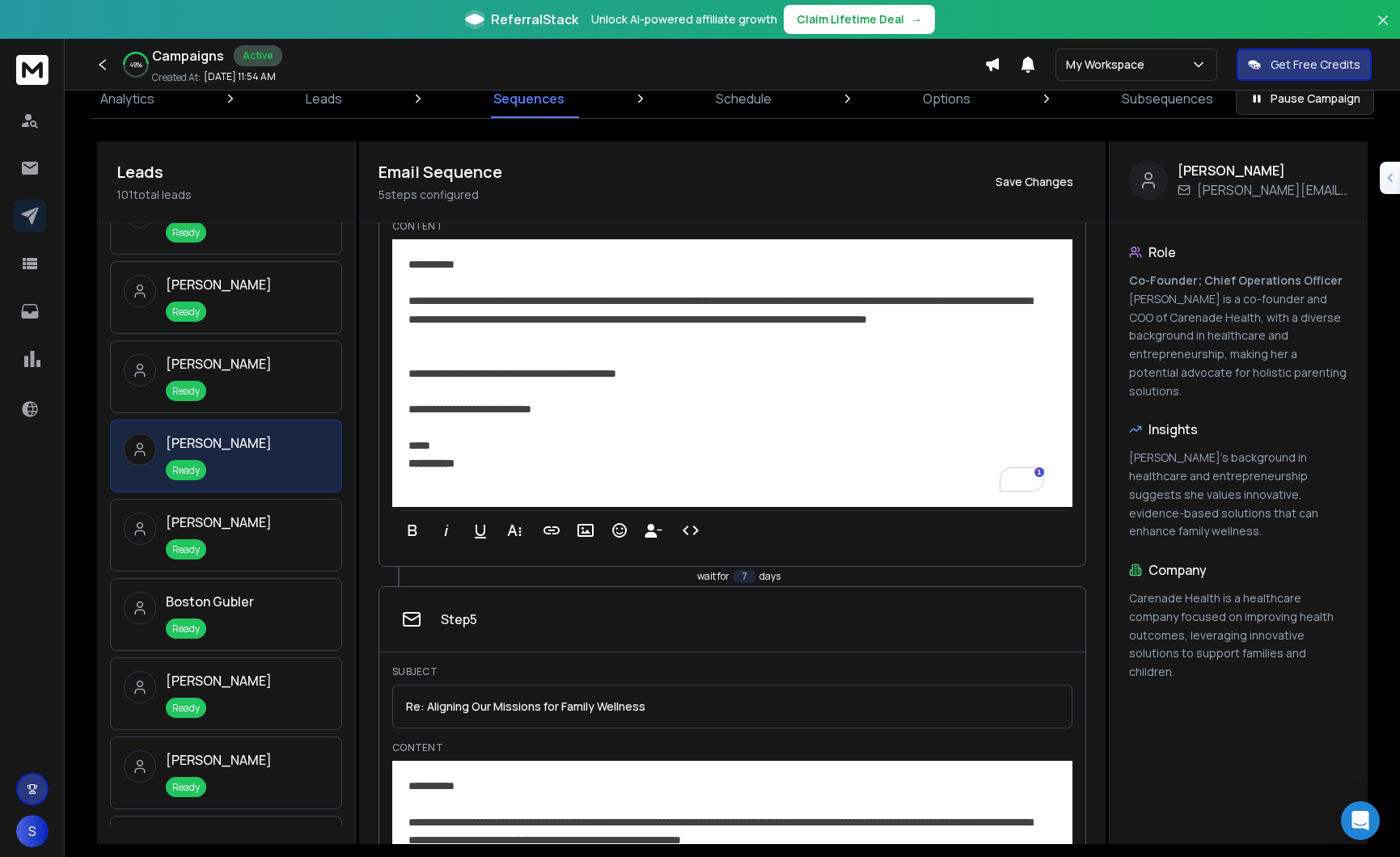
click at [462, 498] on div "**********" at bounding box center [732, 373] width 681 height 268
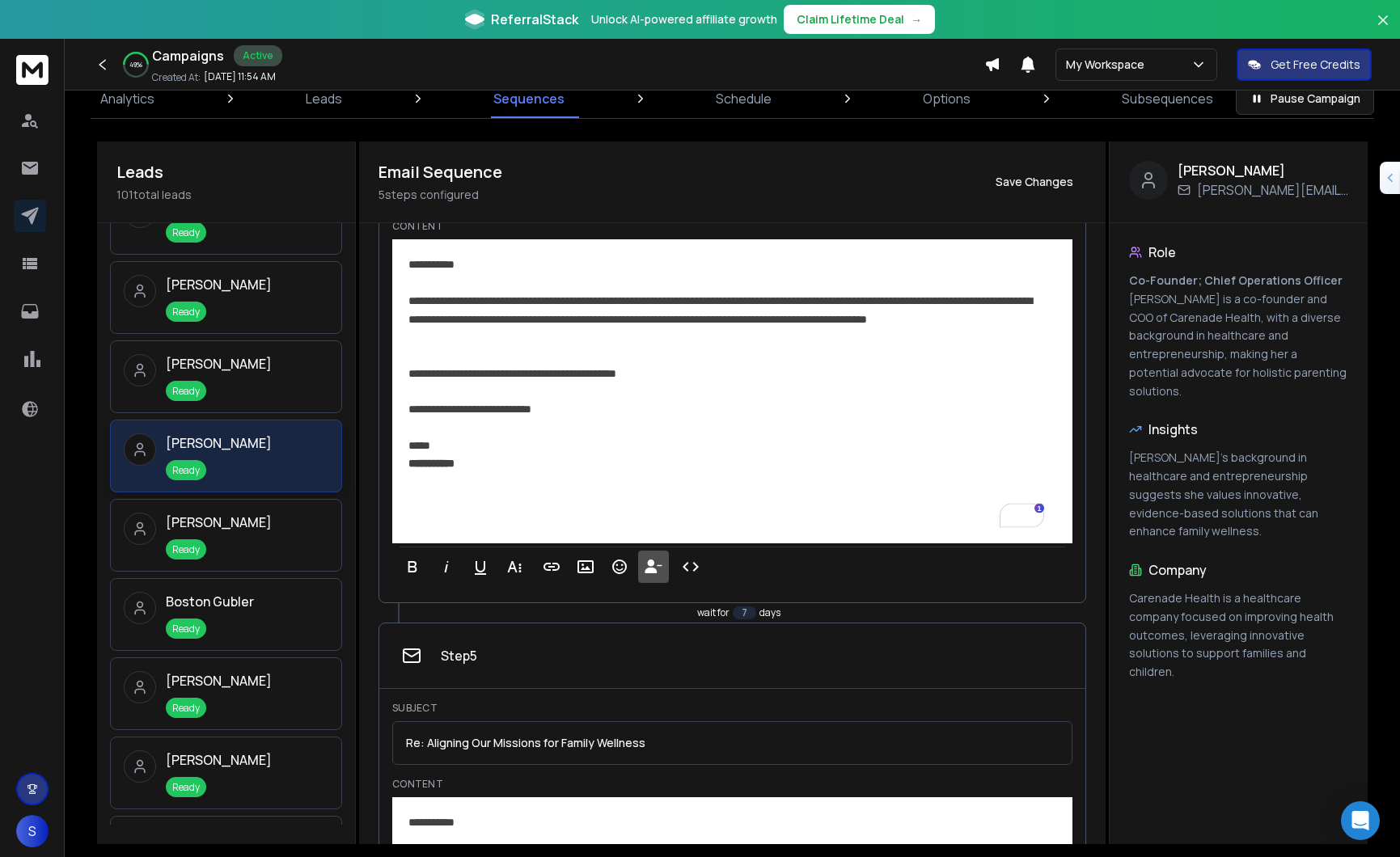
click at [645, 558] on button "Insert Unsubscribe Link" at bounding box center [654, 567] width 31 height 32
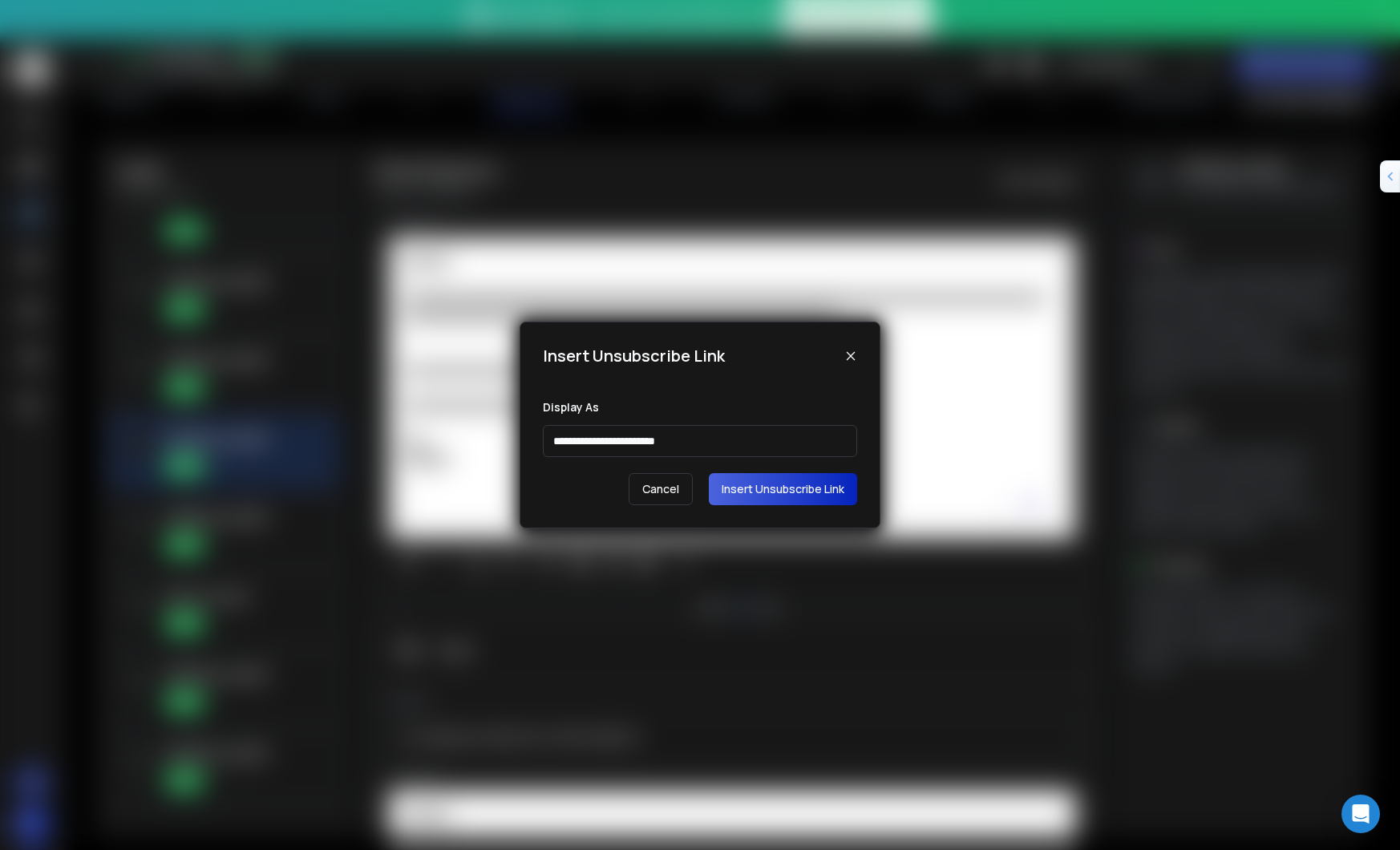
click at [757, 489] on button "Insert Unsubscribe Link" at bounding box center [783, 490] width 148 height 32
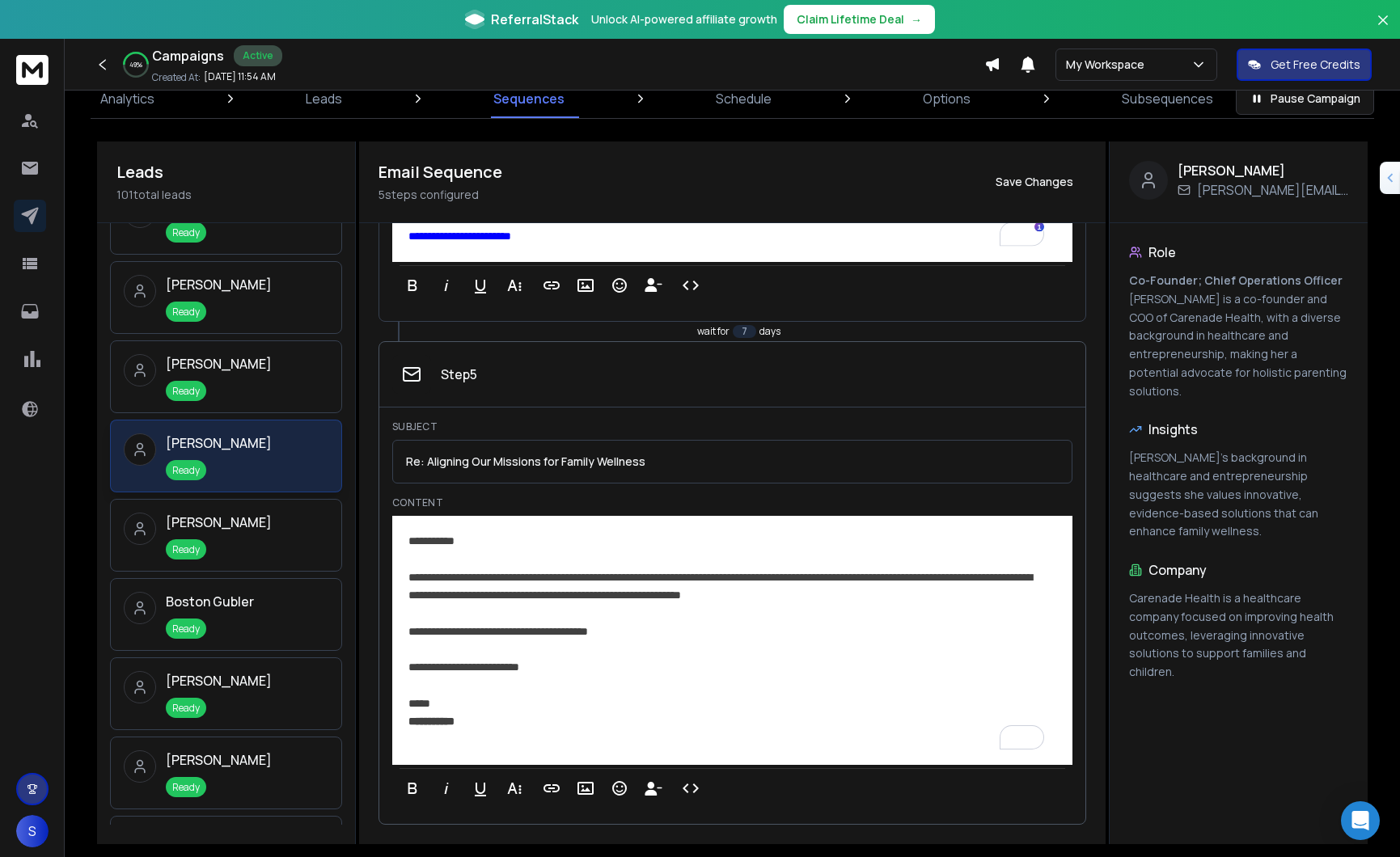
scroll to position [86, 0]
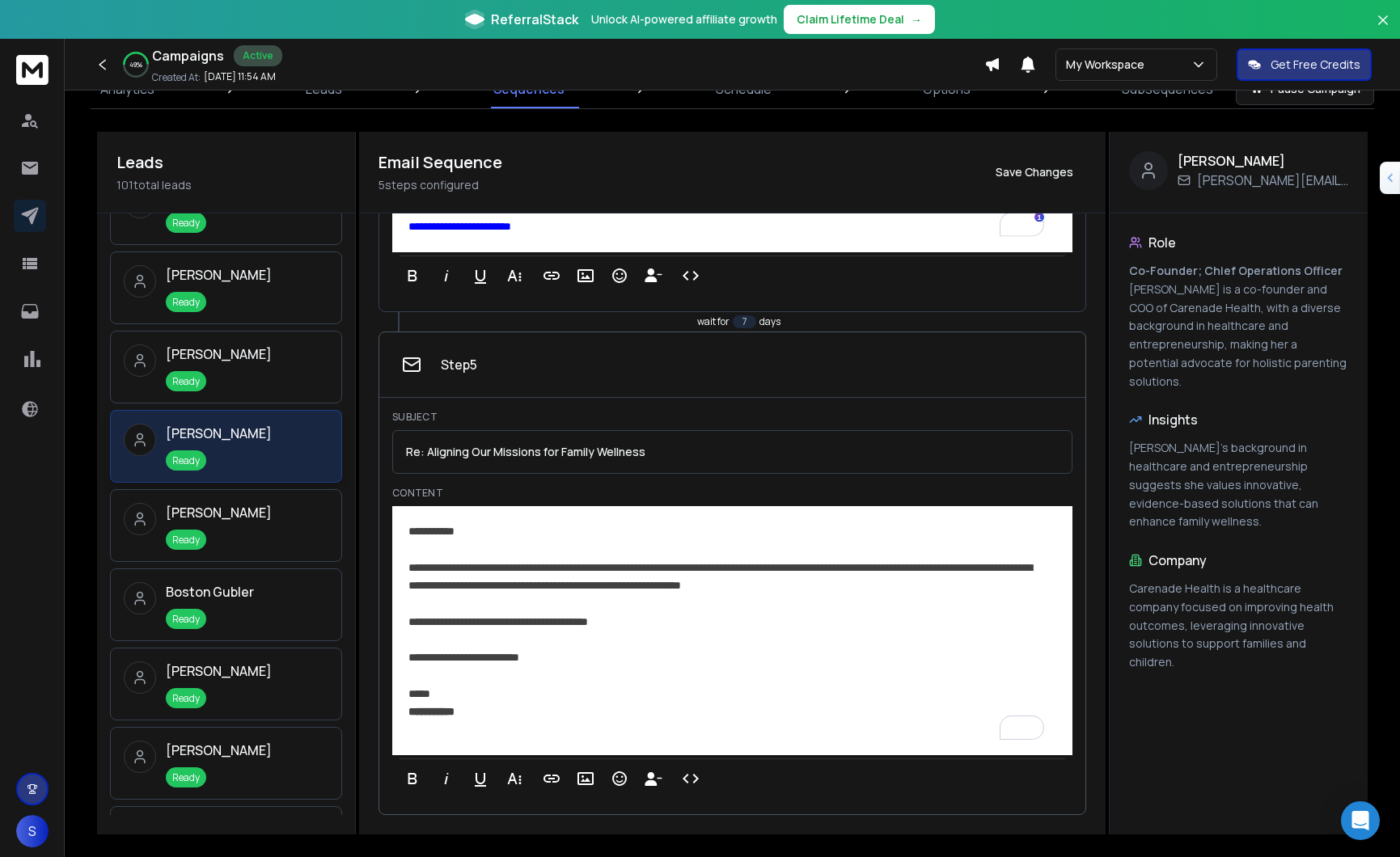
click at [463, 740] on div "**********" at bounding box center [732, 631] width 681 height 249
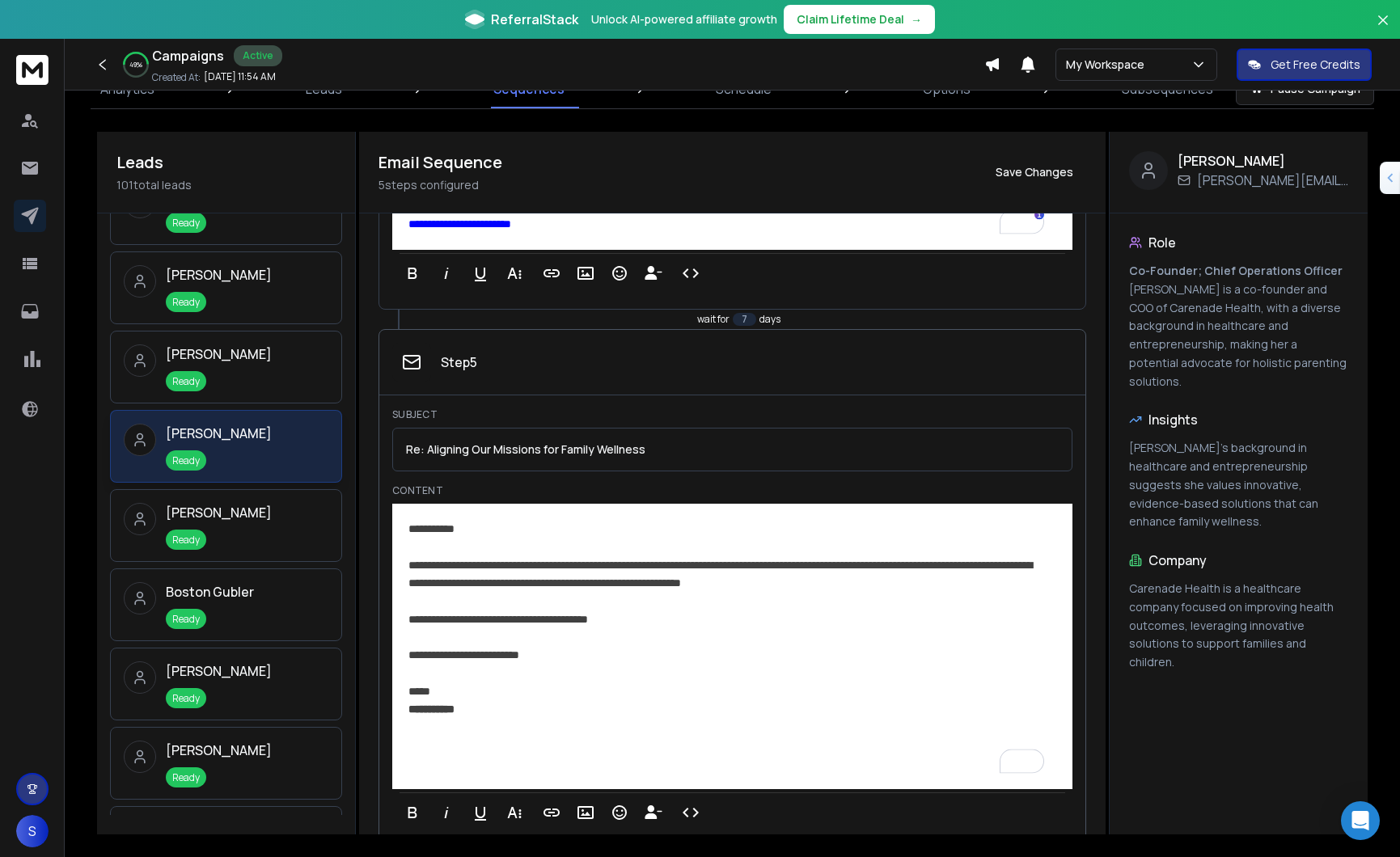
click at [671, 822] on div "Clear Formatting Font Family Arial Georgia Impact Tahoma Times New Roman Verdan…" at bounding box center [732, 812] width 681 height 46
click at [657, 820] on icon "button" at bounding box center [654, 812] width 19 height 14
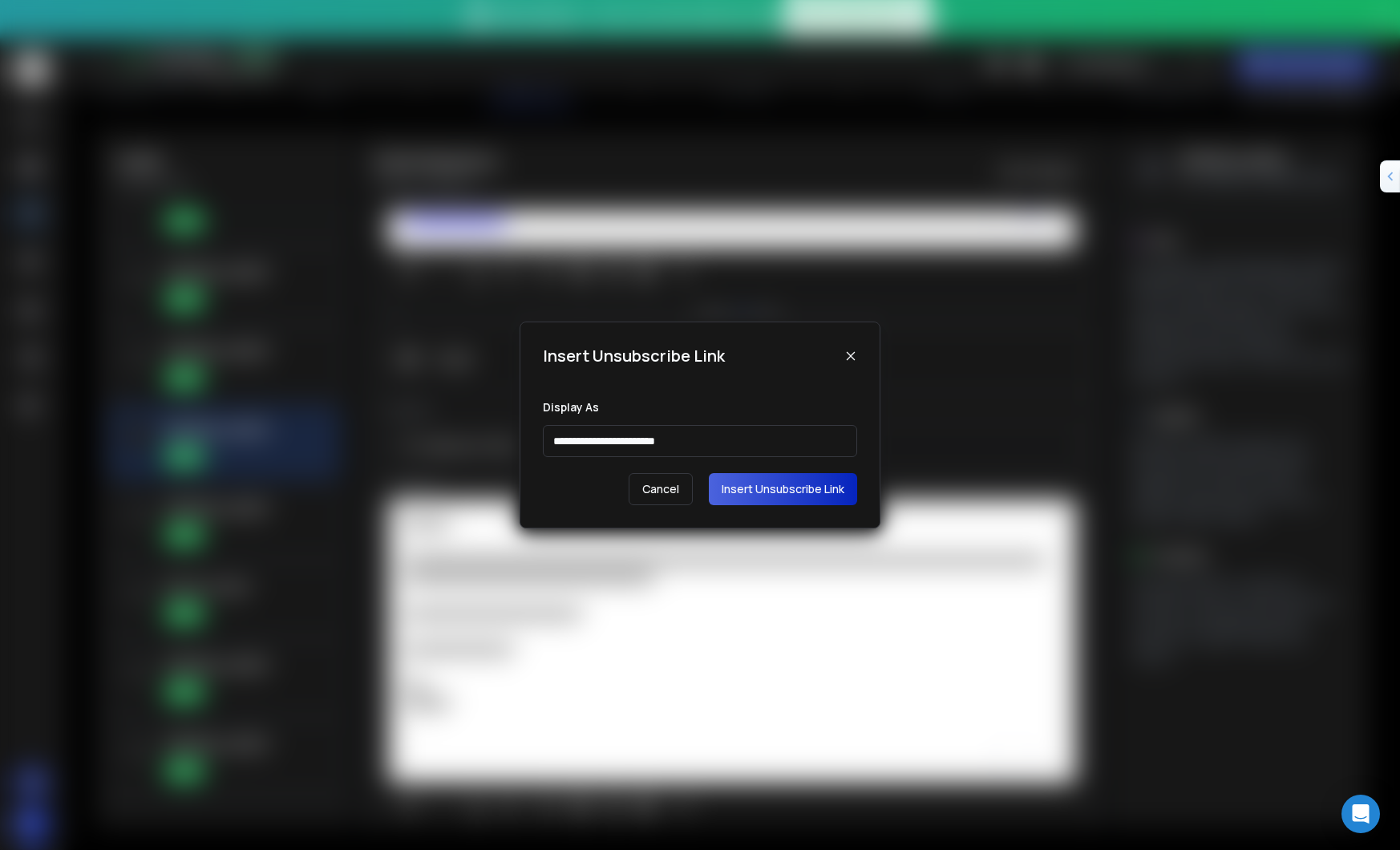
click at [773, 495] on button "Insert Unsubscribe Link" at bounding box center [783, 490] width 148 height 32
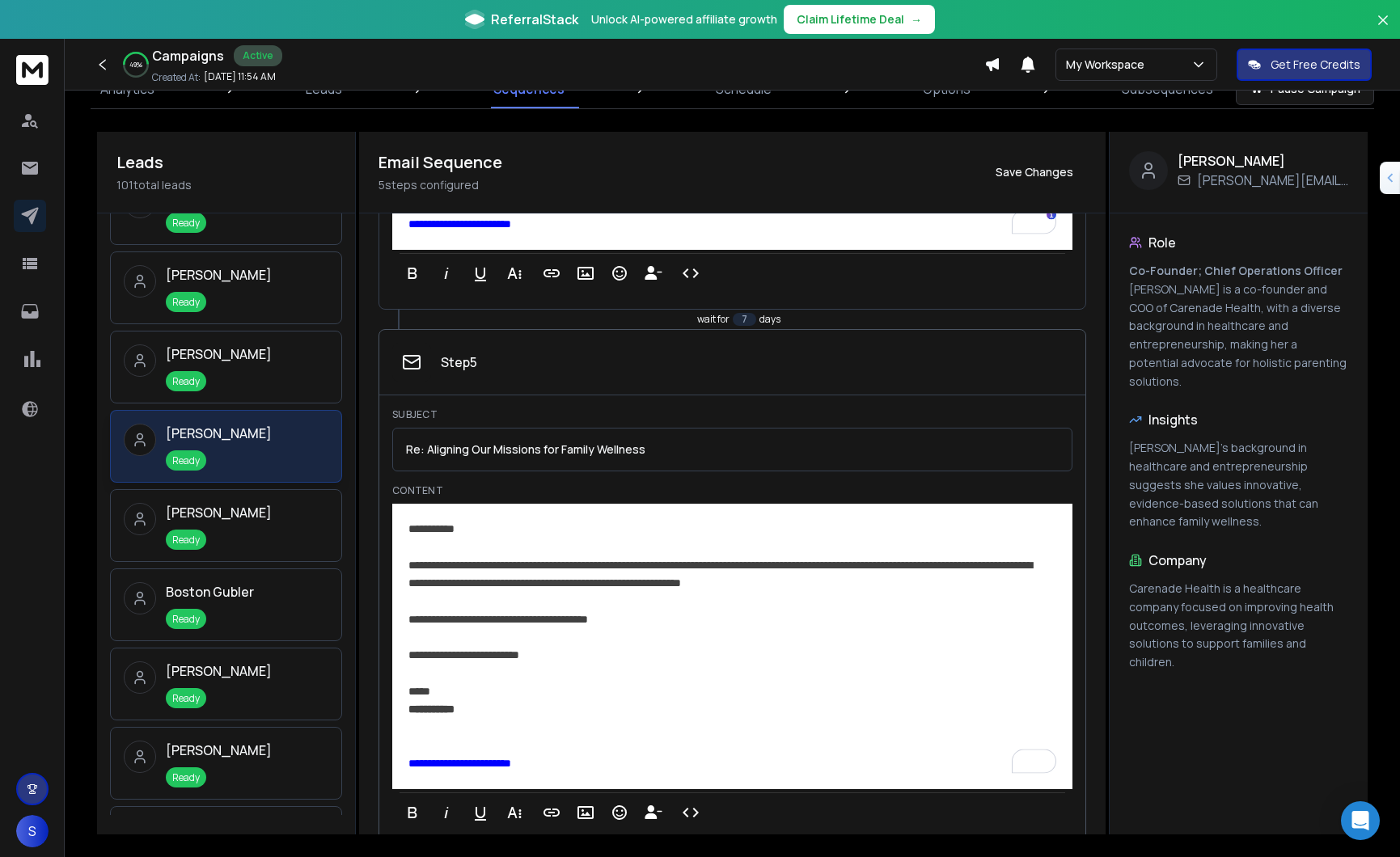
scroll to position [2333, 0]
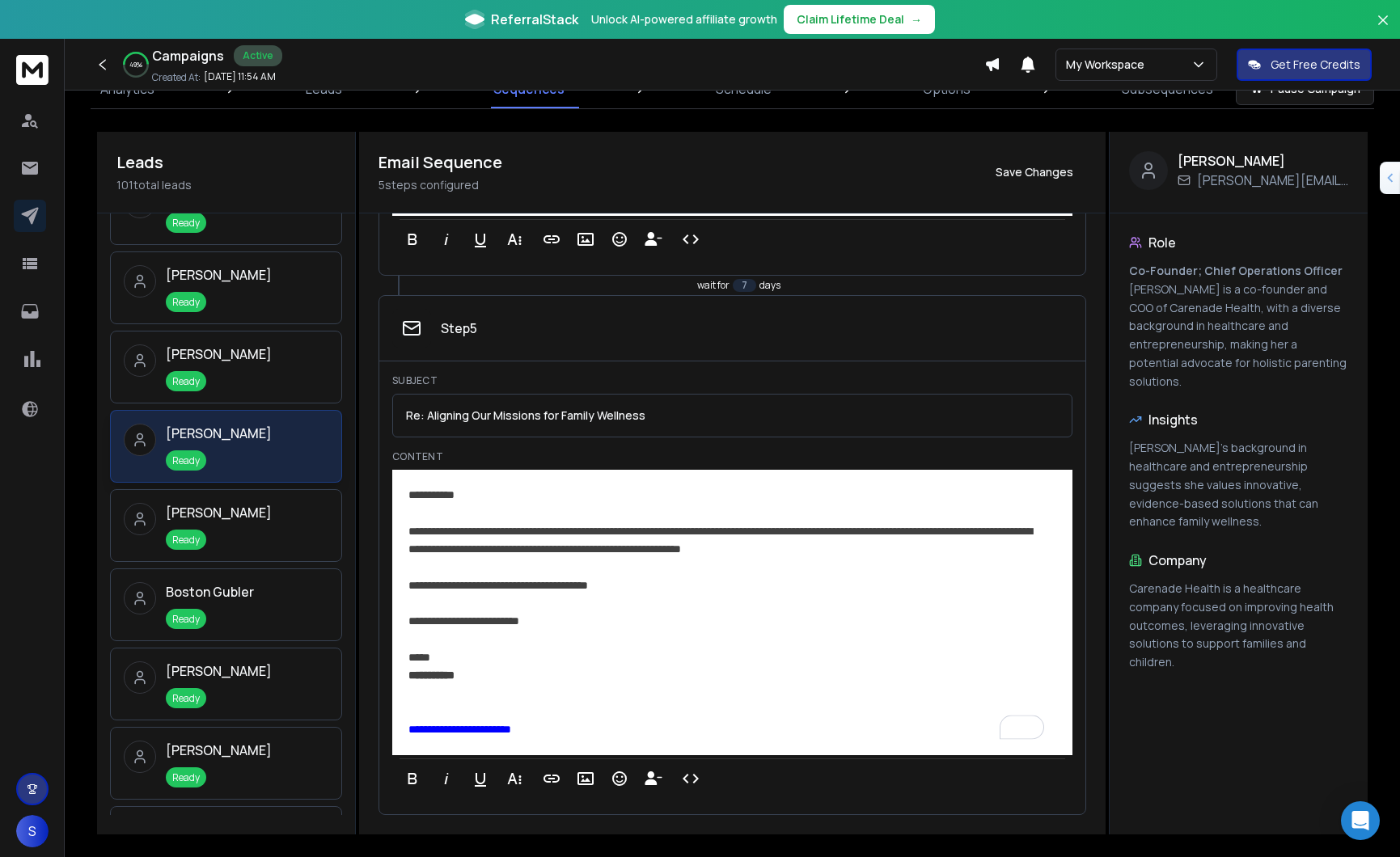
click at [1010, 168] on button "Save Changes" at bounding box center [1034, 172] width 104 height 32
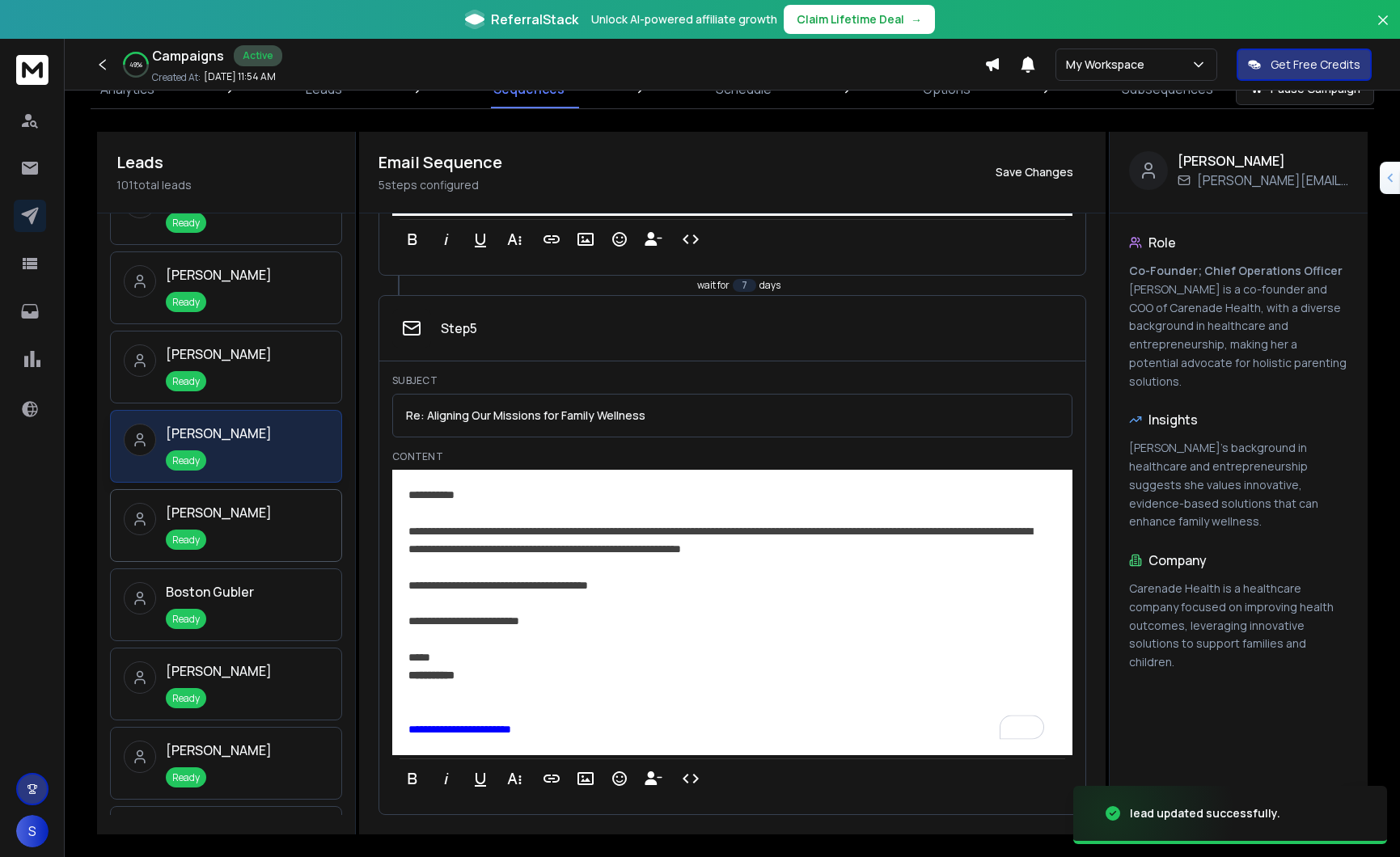
click at [260, 537] on div "Ready" at bounding box center [247, 539] width 163 height 19
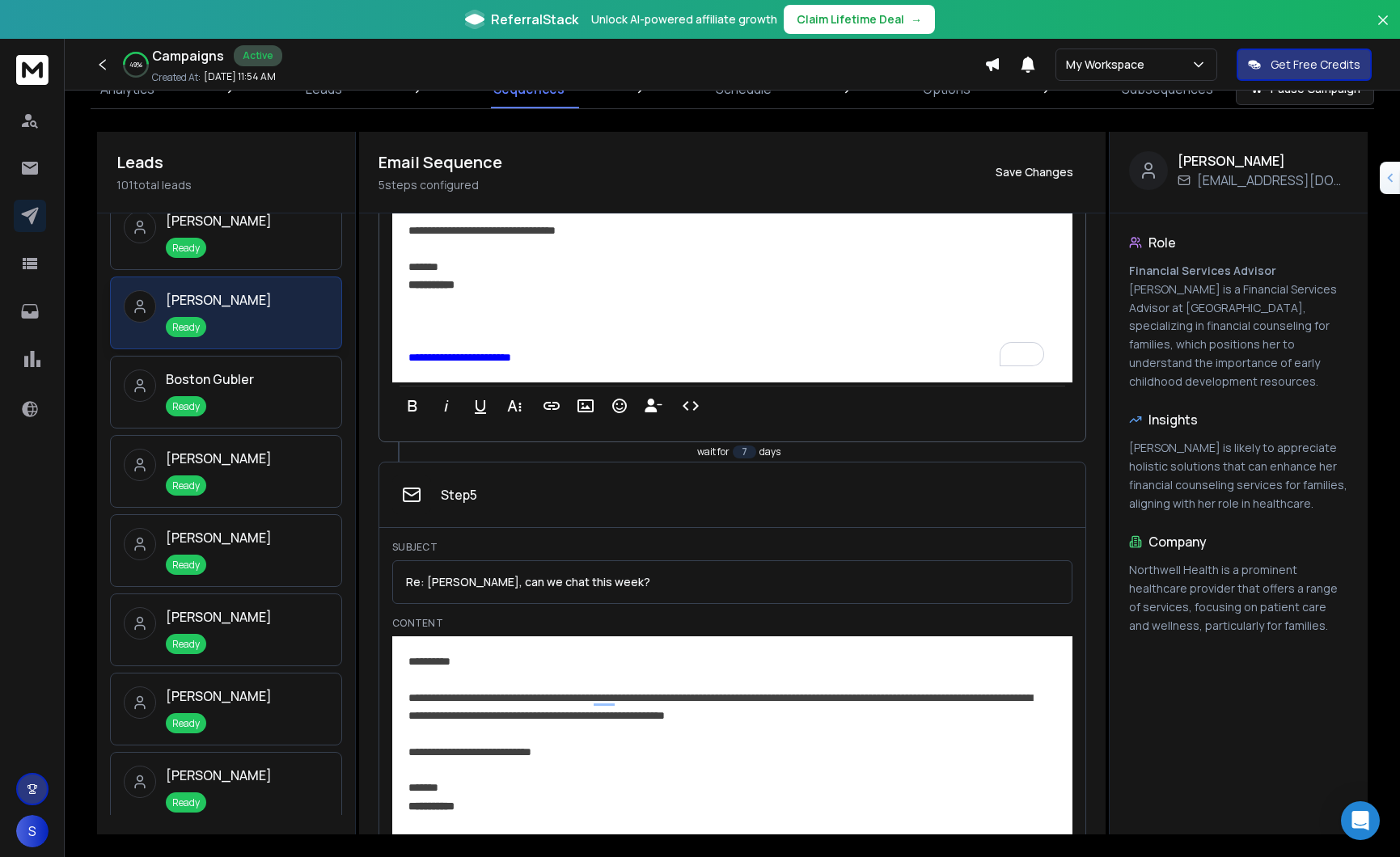
scroll to position [2134, 0]
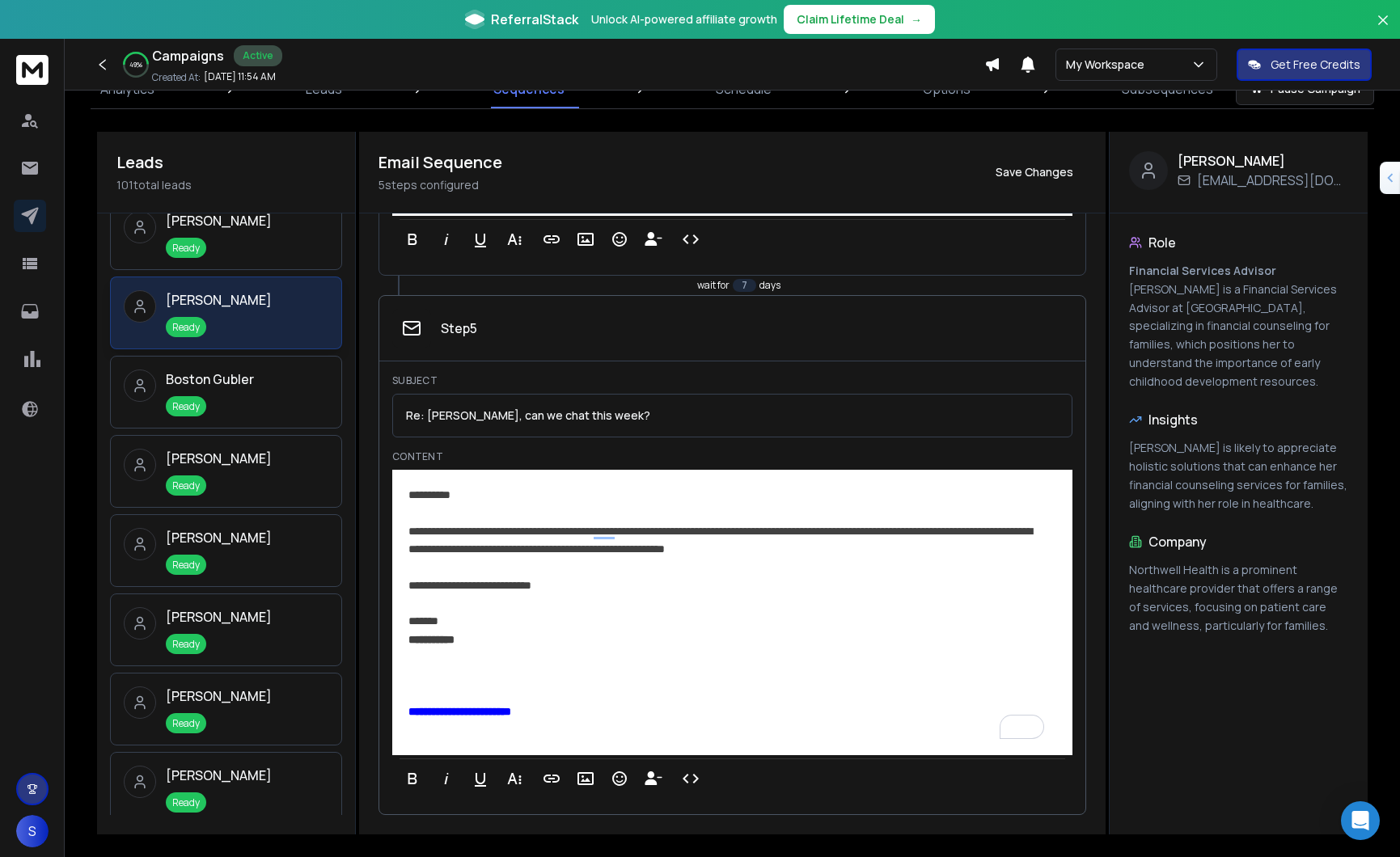
click at [496, 754] on div "**********" at bounding box center [732, 613] width 681 height 286
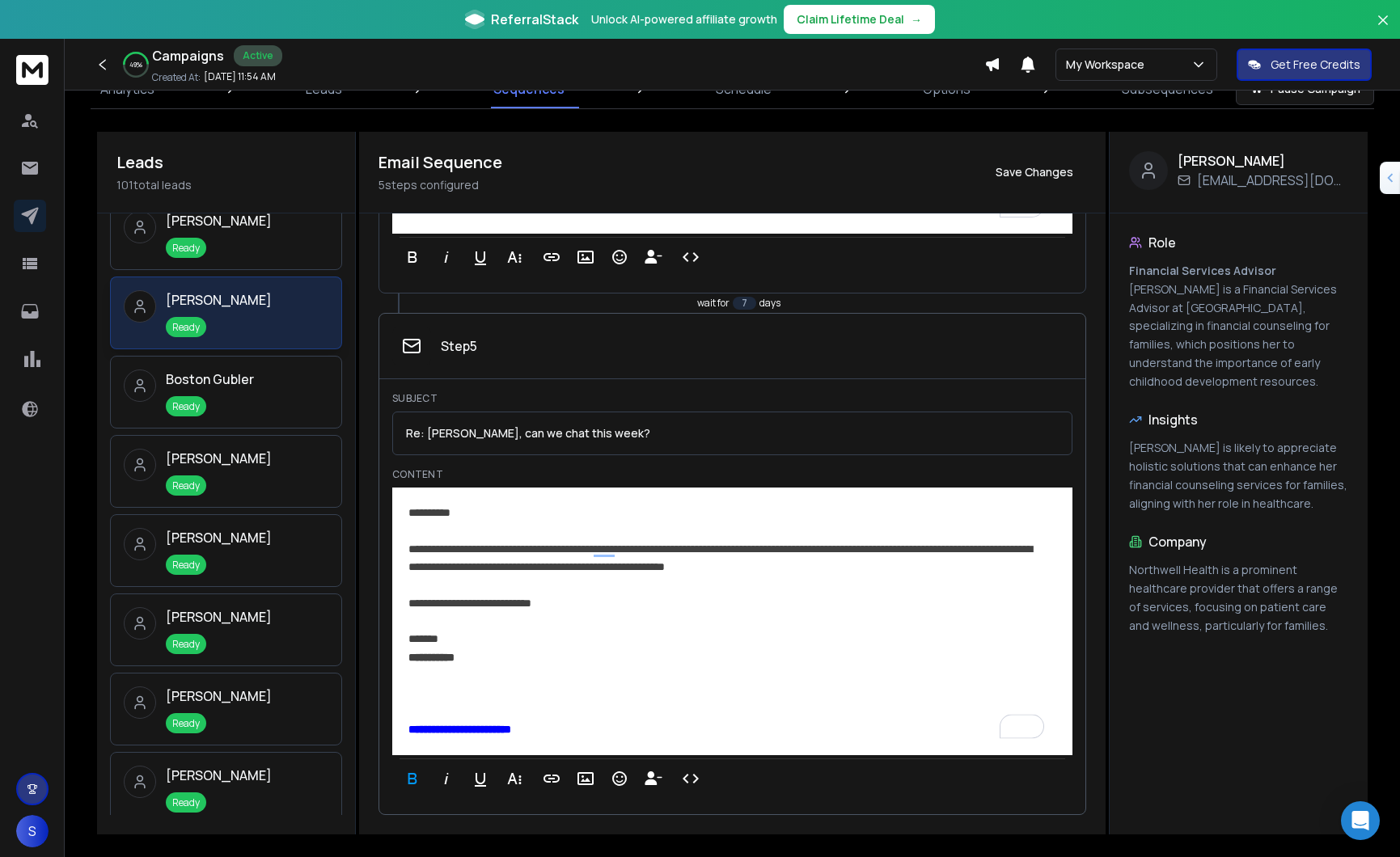
click at [1052, 160] on button "Save Changes" at bounding box center [1034, 172] width 104 height 32
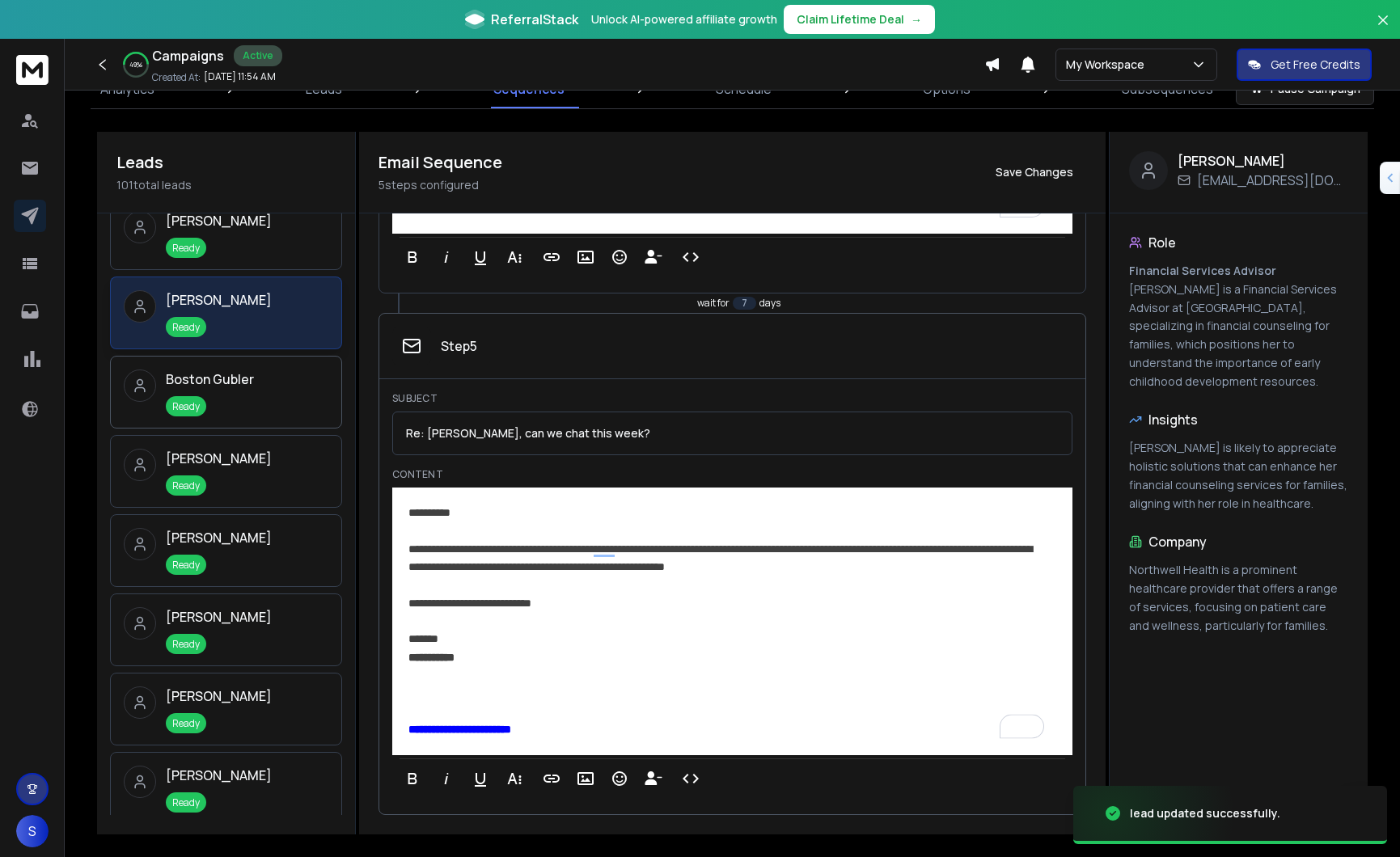
click at [286, 393] on div "Boston Gubler Ready" at bounding box center [247, 392] width 163 height 45
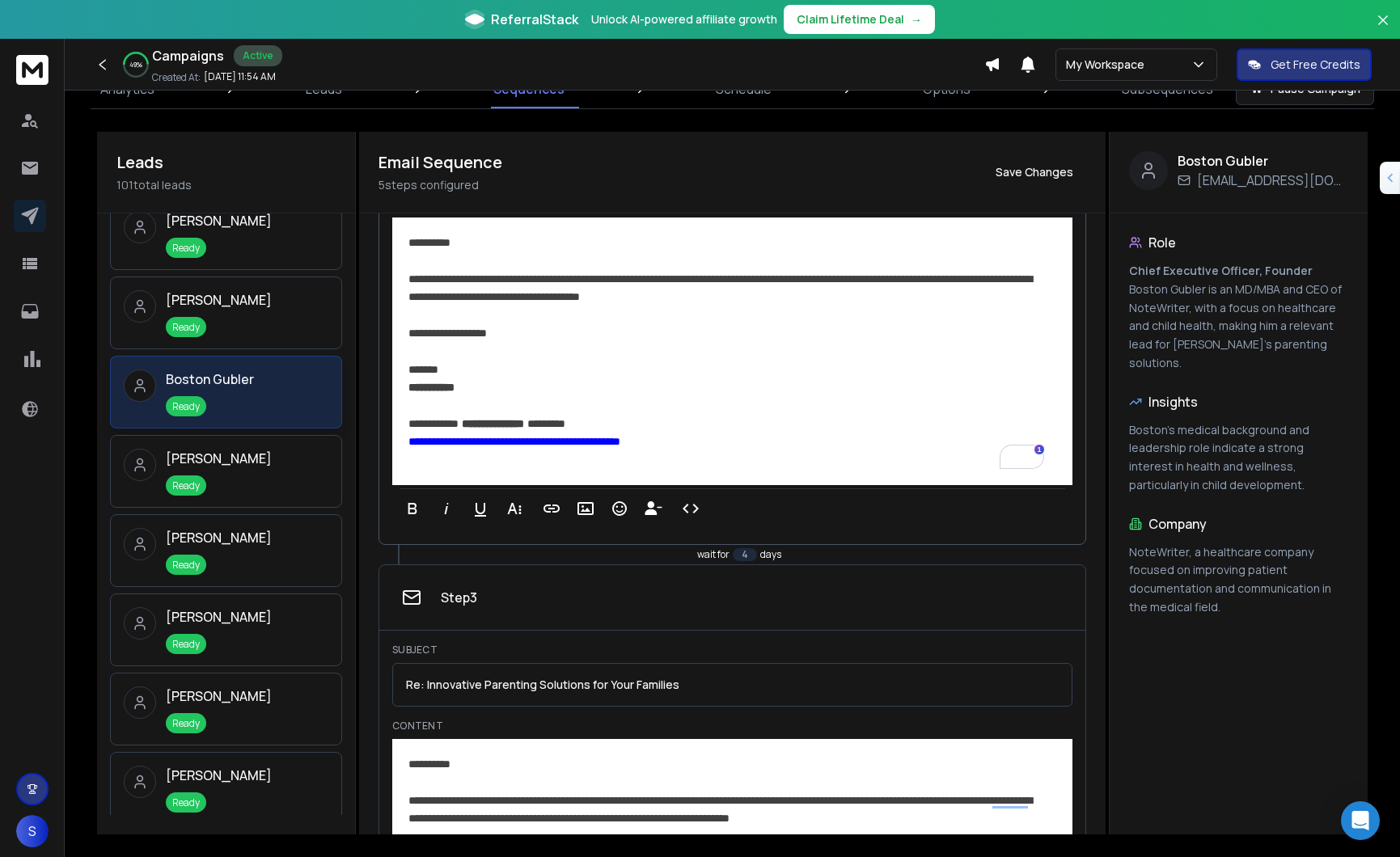
scroll to position [804, 0]
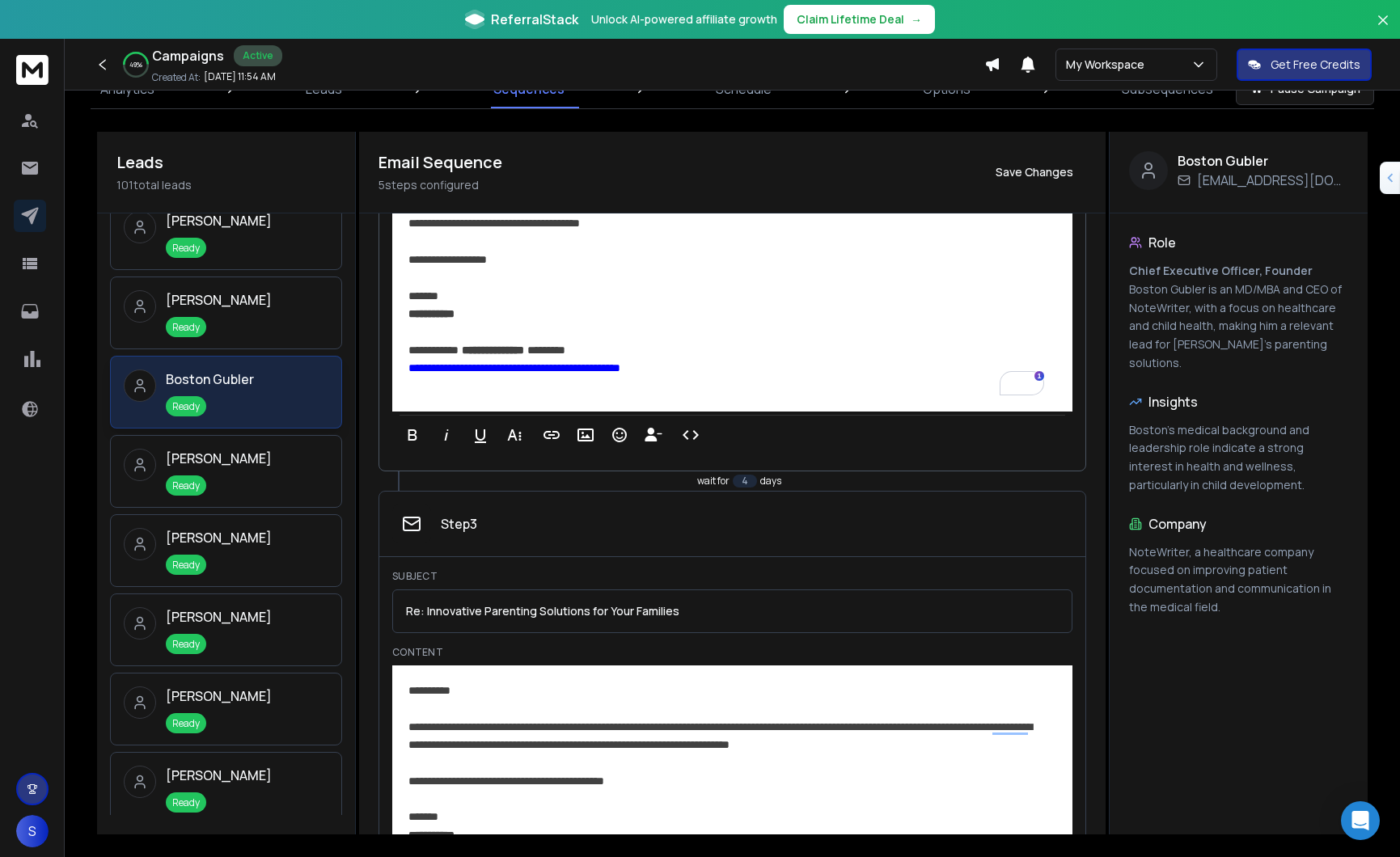
click at [503, 393] on div "To enrich screen reader interactions, please activate Accessibility in Grammarl…" at bounding box center [732, 386] width 648 height 18
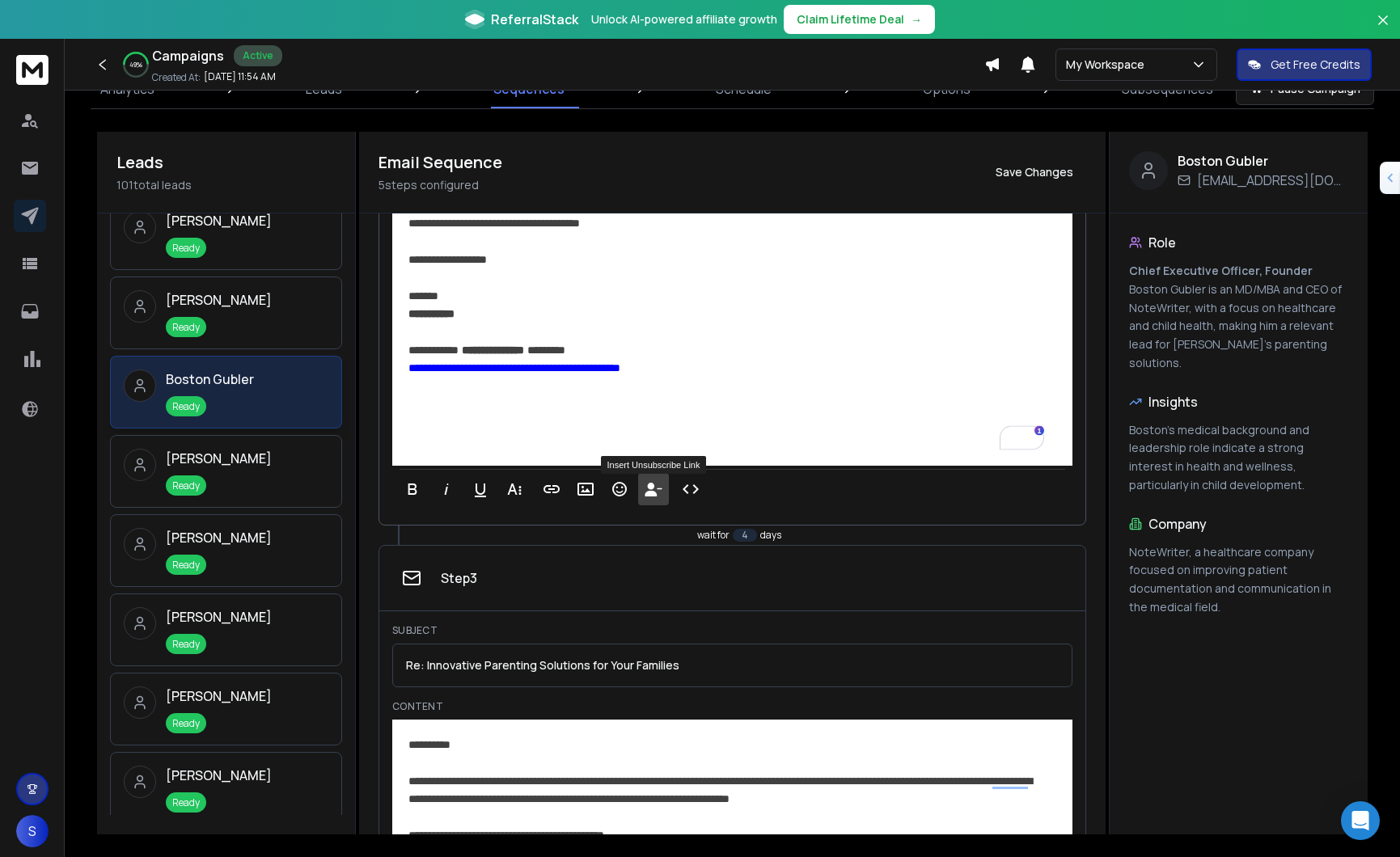
click at [655, 501] on button "Insert Unsubscribe Link" at bounding box center [654, 490] width 31 height 32
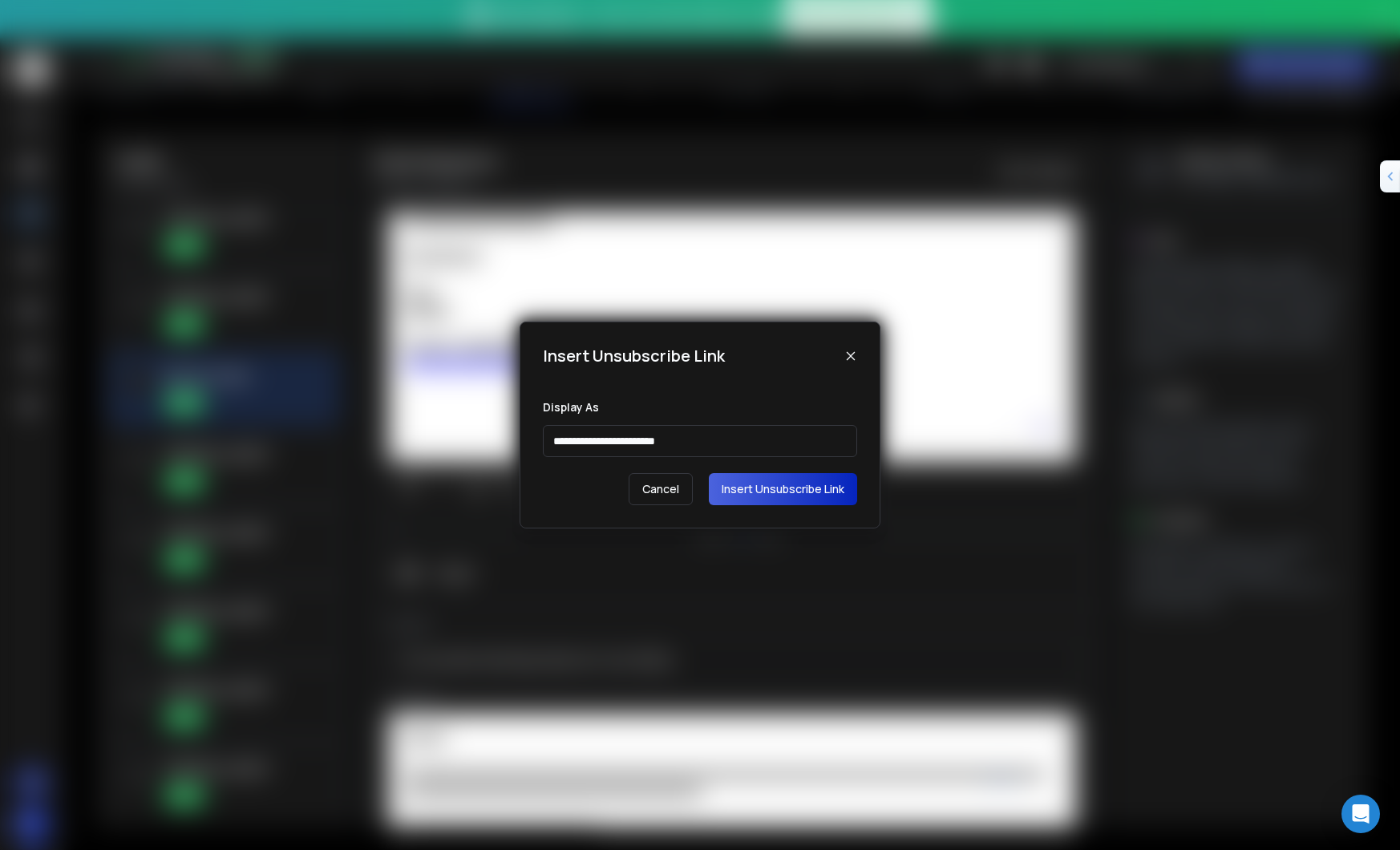
click at [773, 482] on button "Insert Unsubscribe Link" at bounding box center [783, 490] width 148 height 32
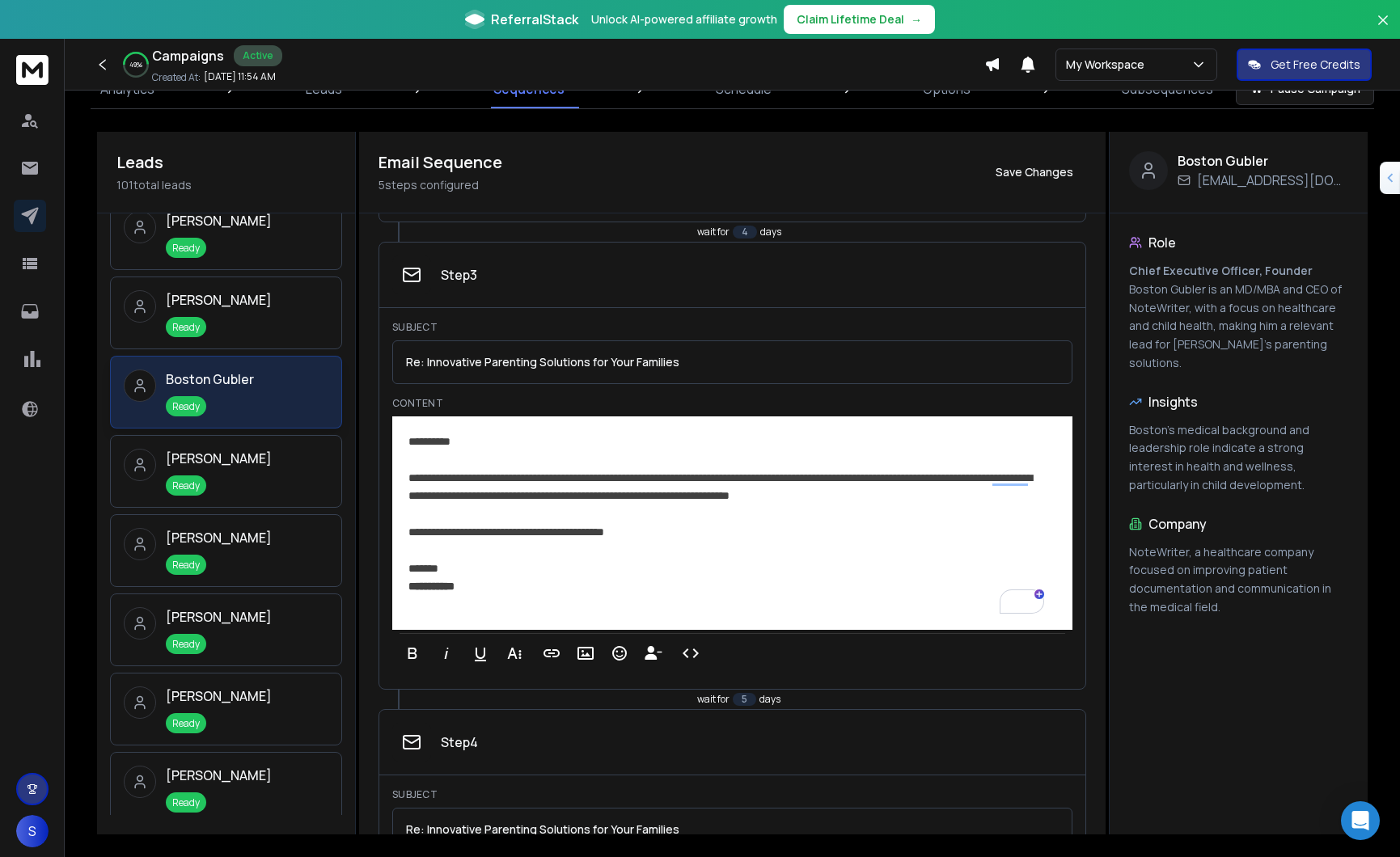
scroll to position [1117, 0]
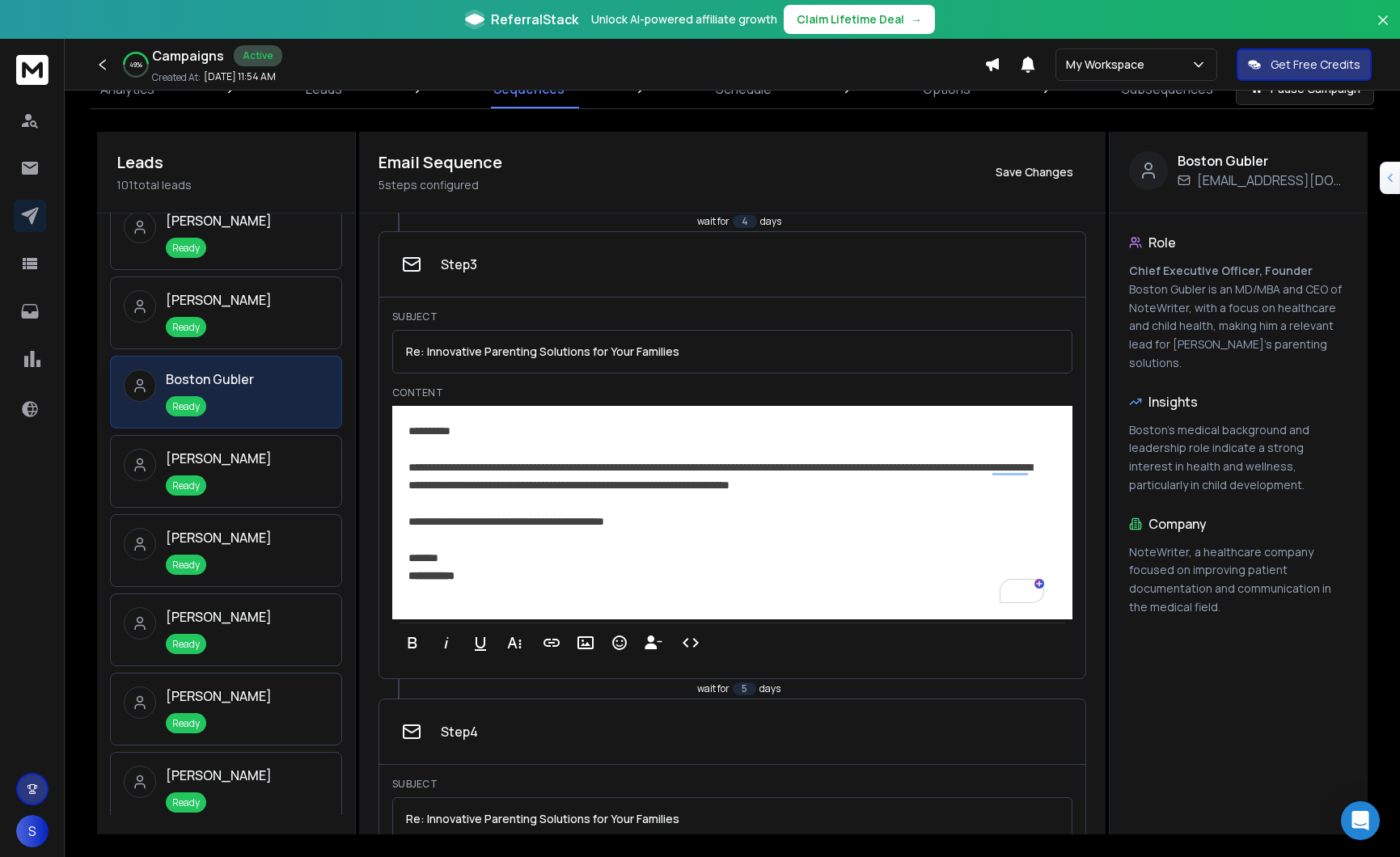
click at [457, 601] on div "**********" at bounding box center [732, 513] width 681 height 214
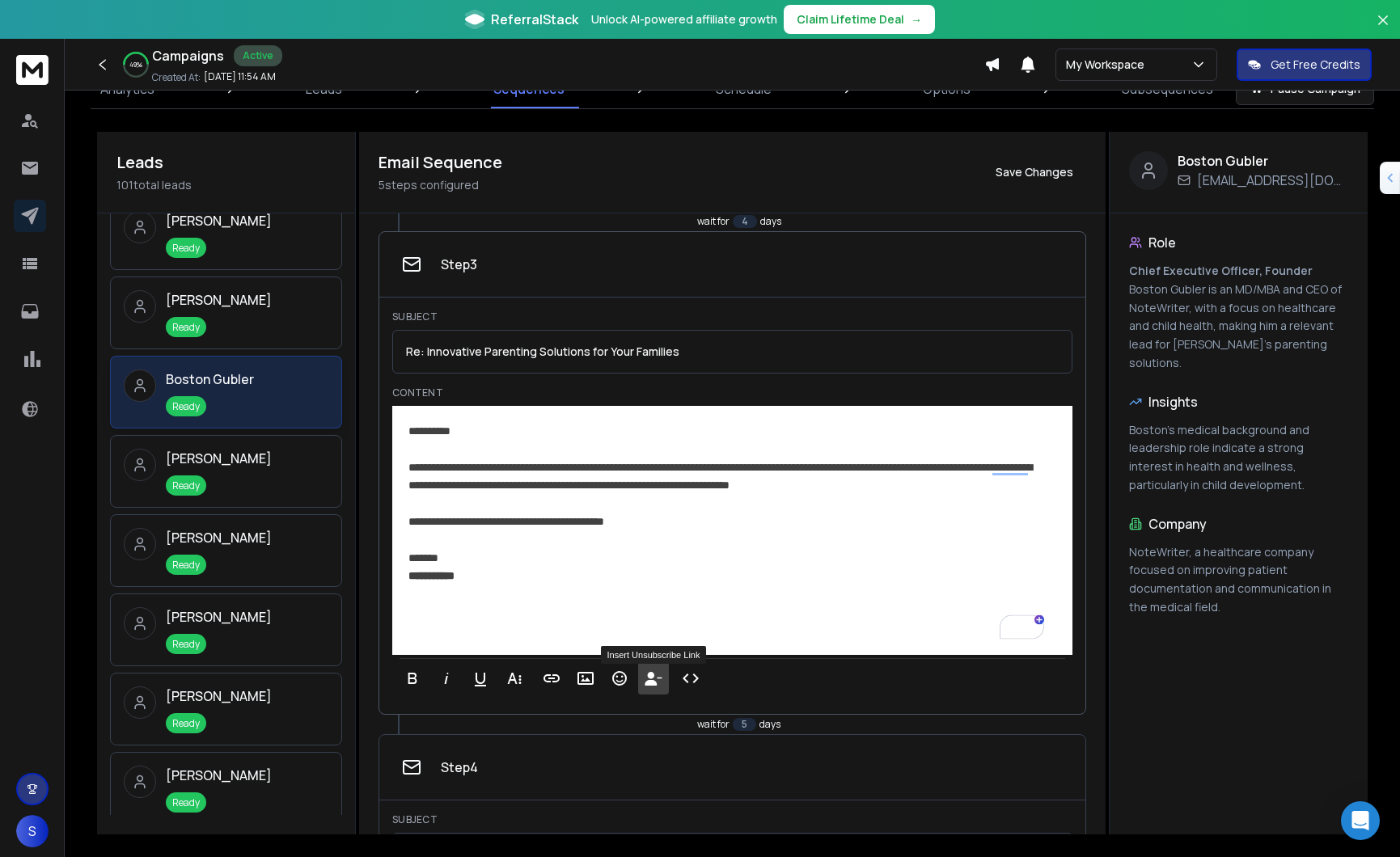
click at [651, 685] on icon "button" at bounding box center [653, 679] width 17 height 14
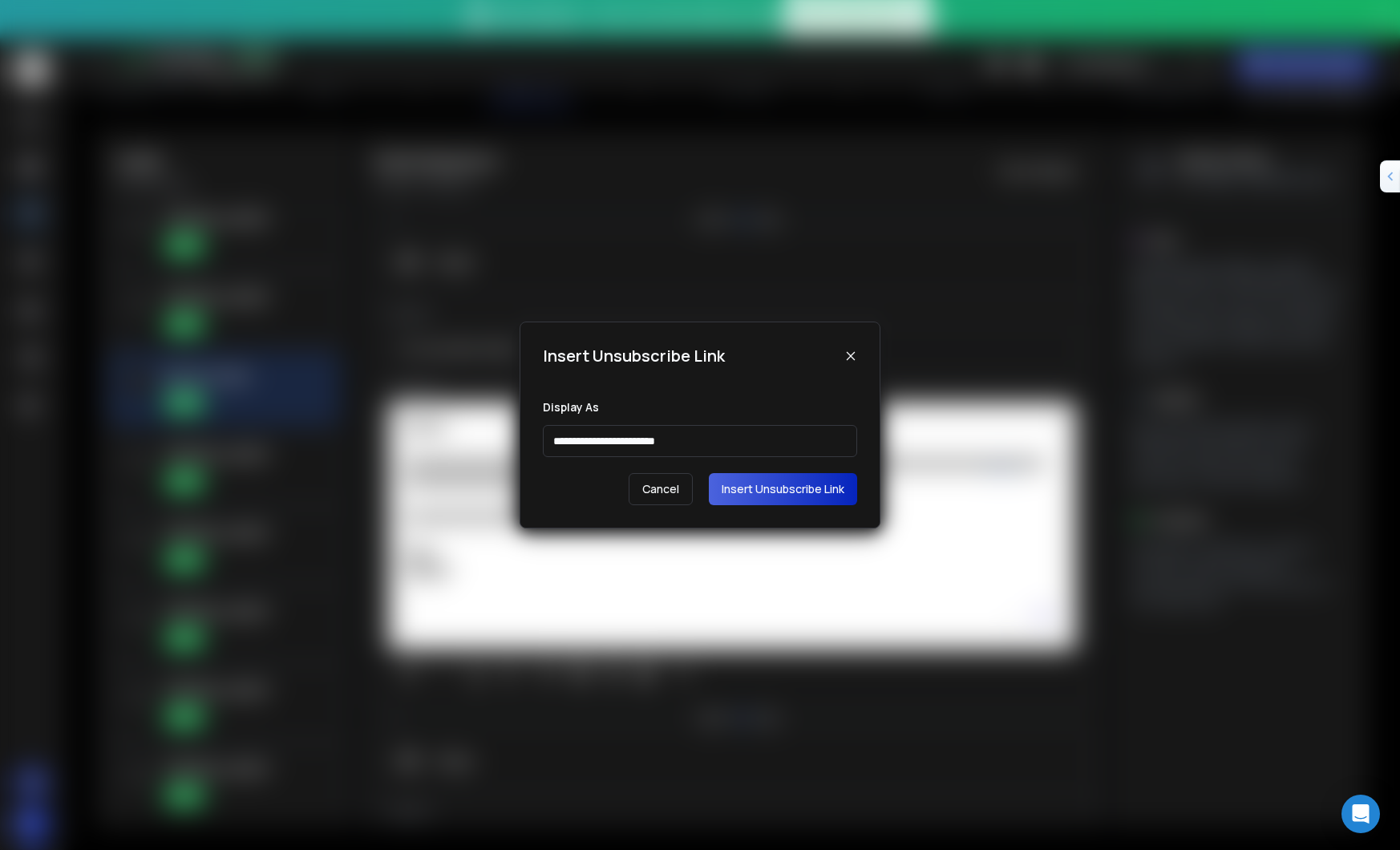
click at [755, 488] on button "Insert Unsubscribe Link" at bounding box center [783, 490] width 148 height 32
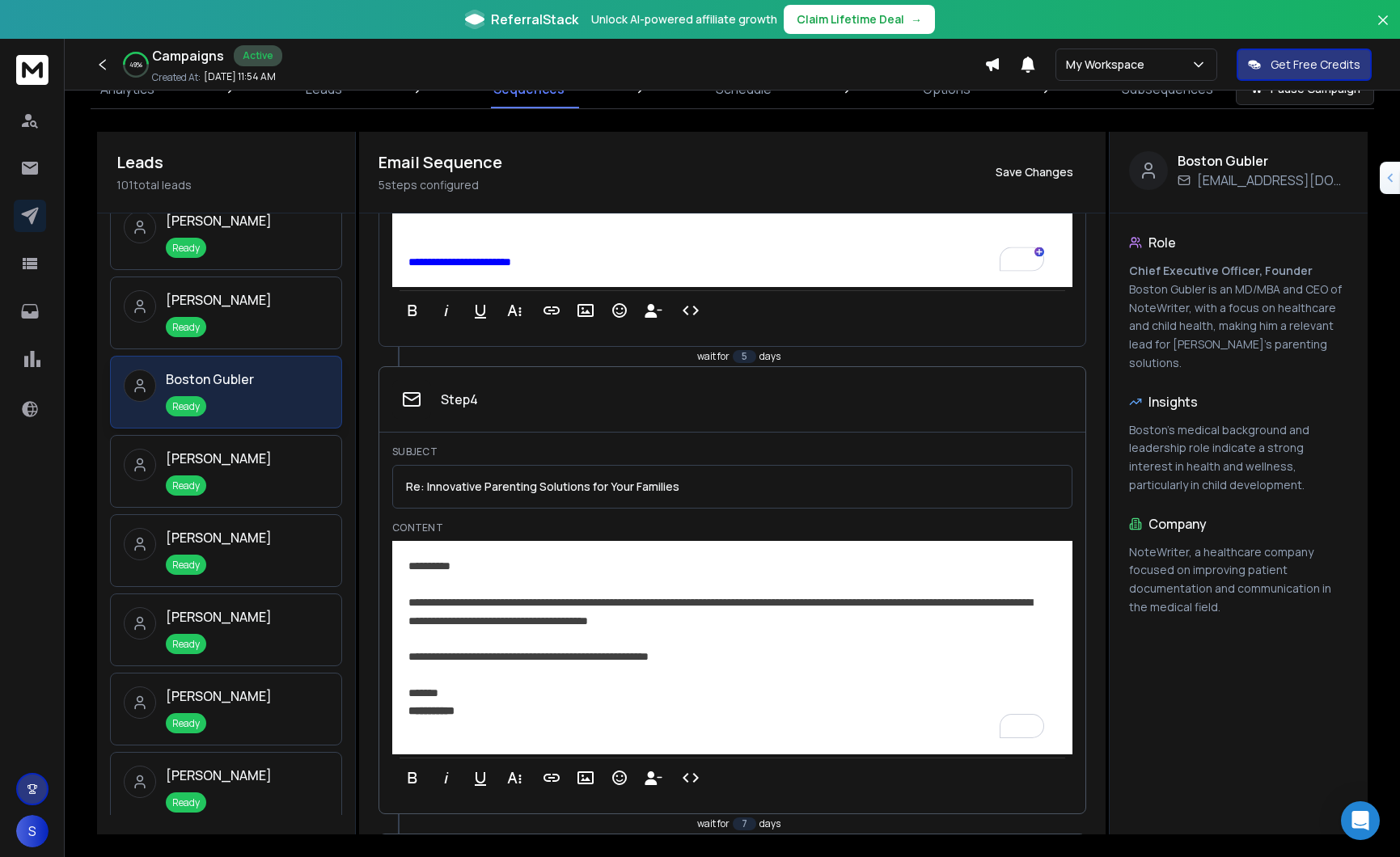
scroll to position [1605, 0]
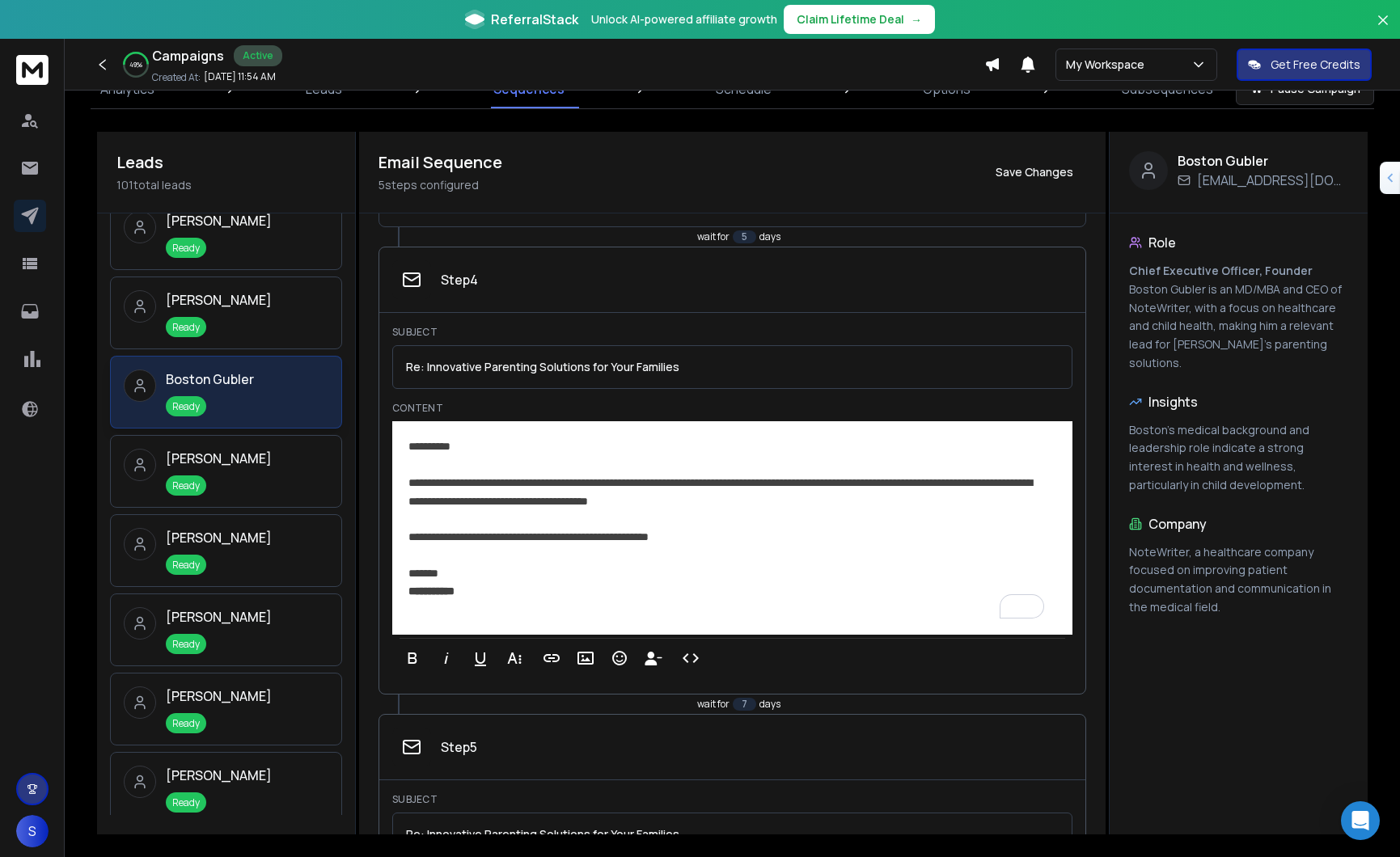
click at [484, 609] on div "To enrich screen reader interactions, please activate Accessibility in Grammarl…" at bounding box center [732, 610] width 648 height 18
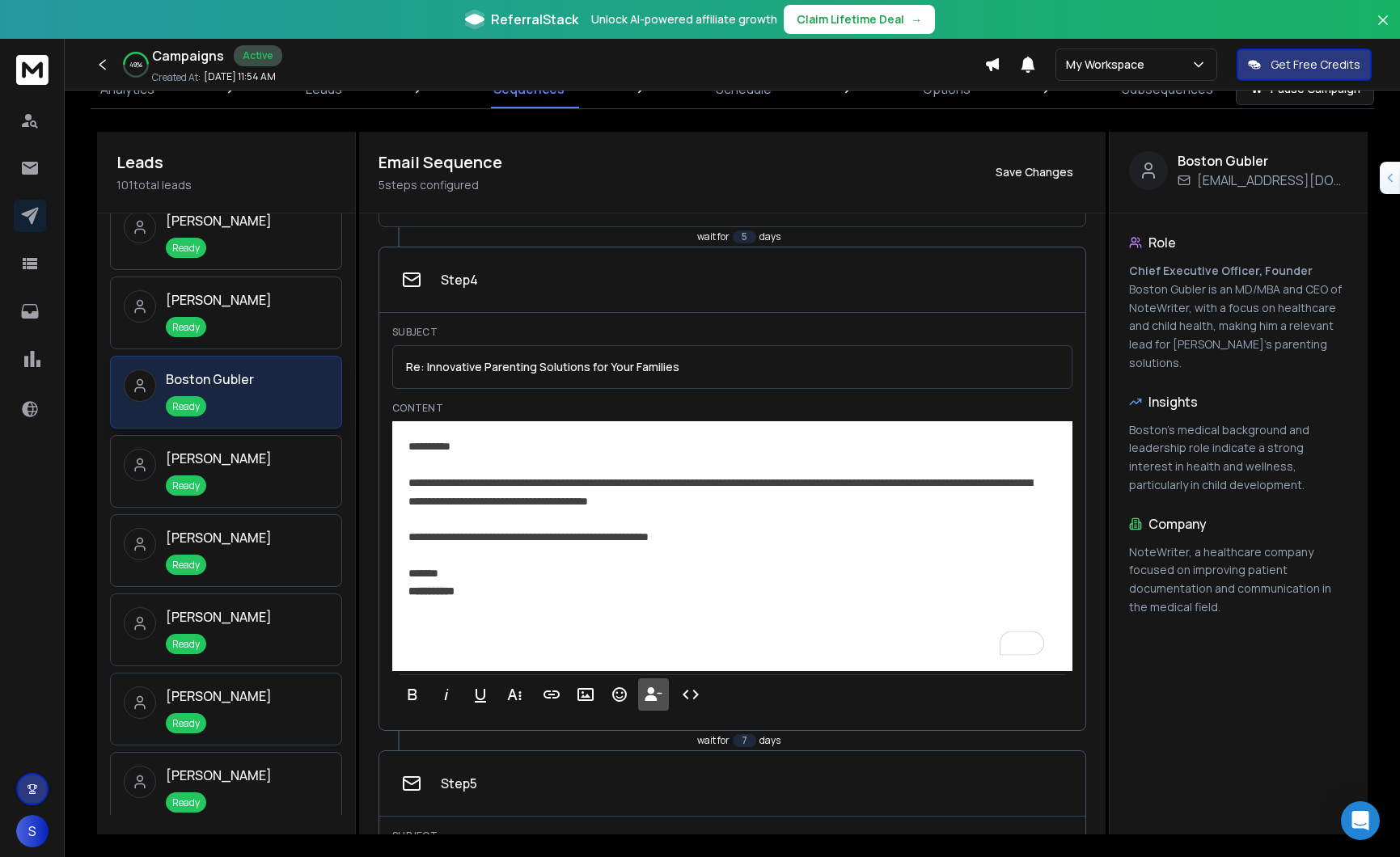
click at [654, 701] on icon "button" at bounding box center [653, 694] width 17 height 14
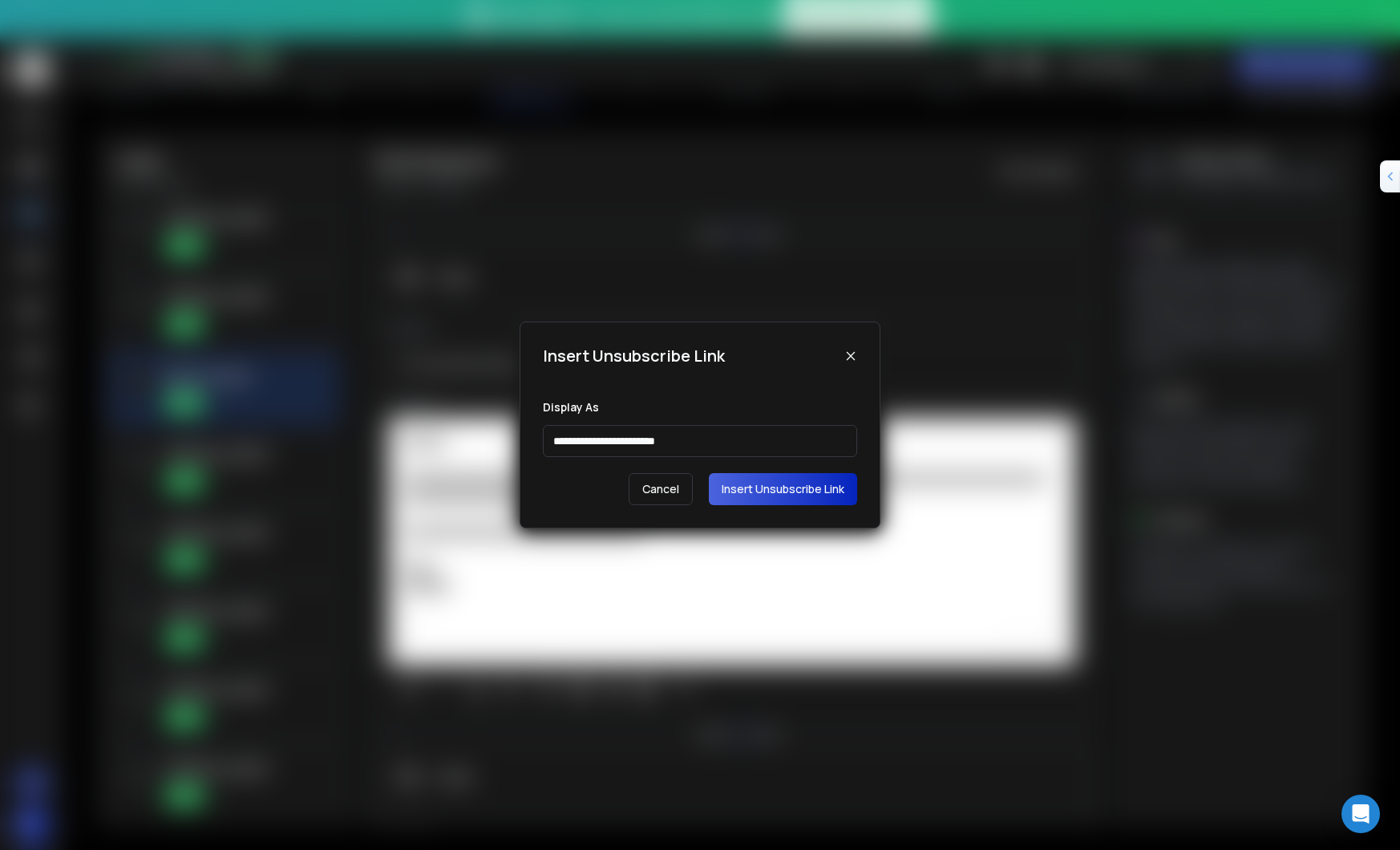
click at [789, 477] on button "Insert Unsubscribe Link" at bounding box center [783, 490] width 148 height 32
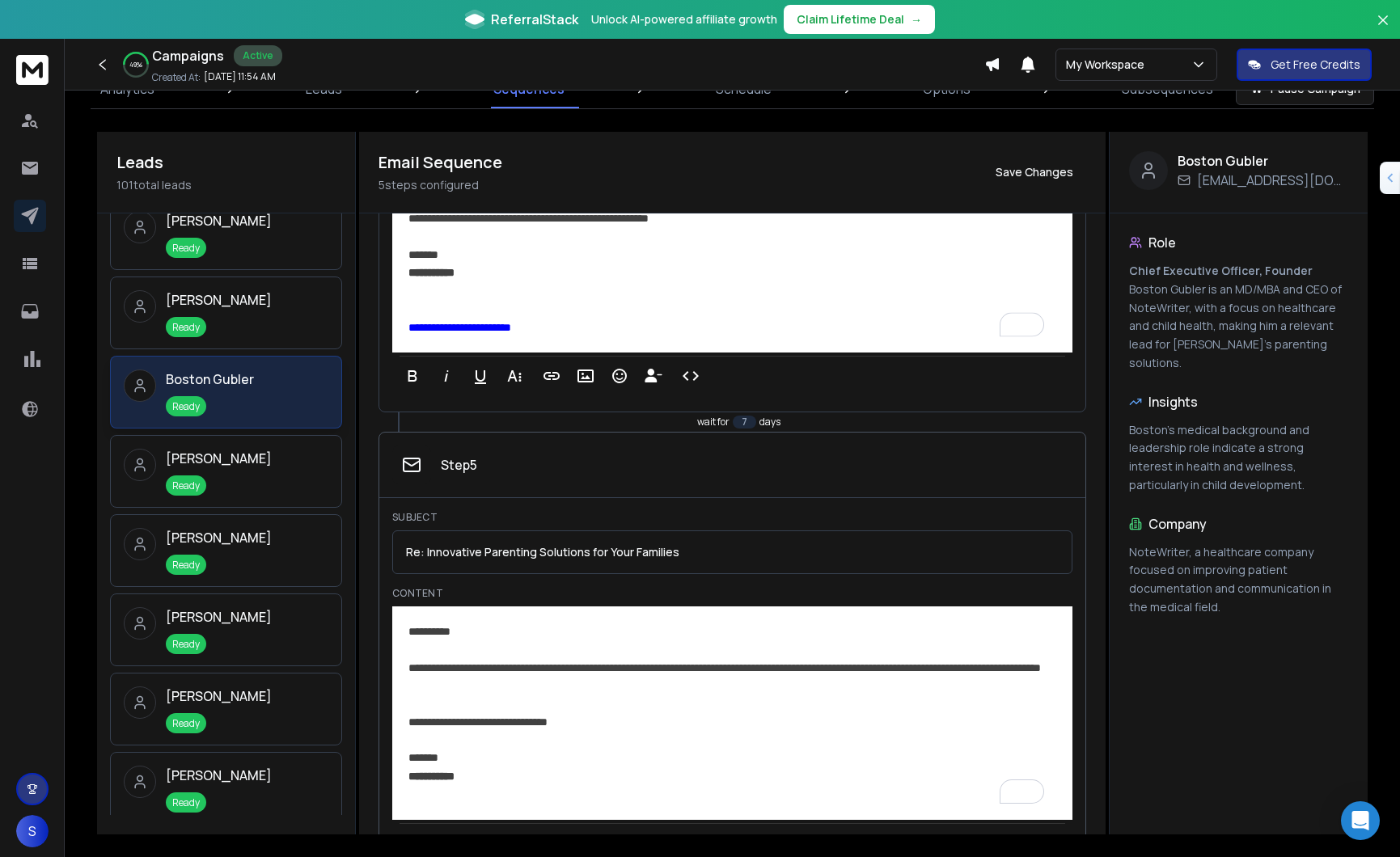
scroll to position [1989, 0]
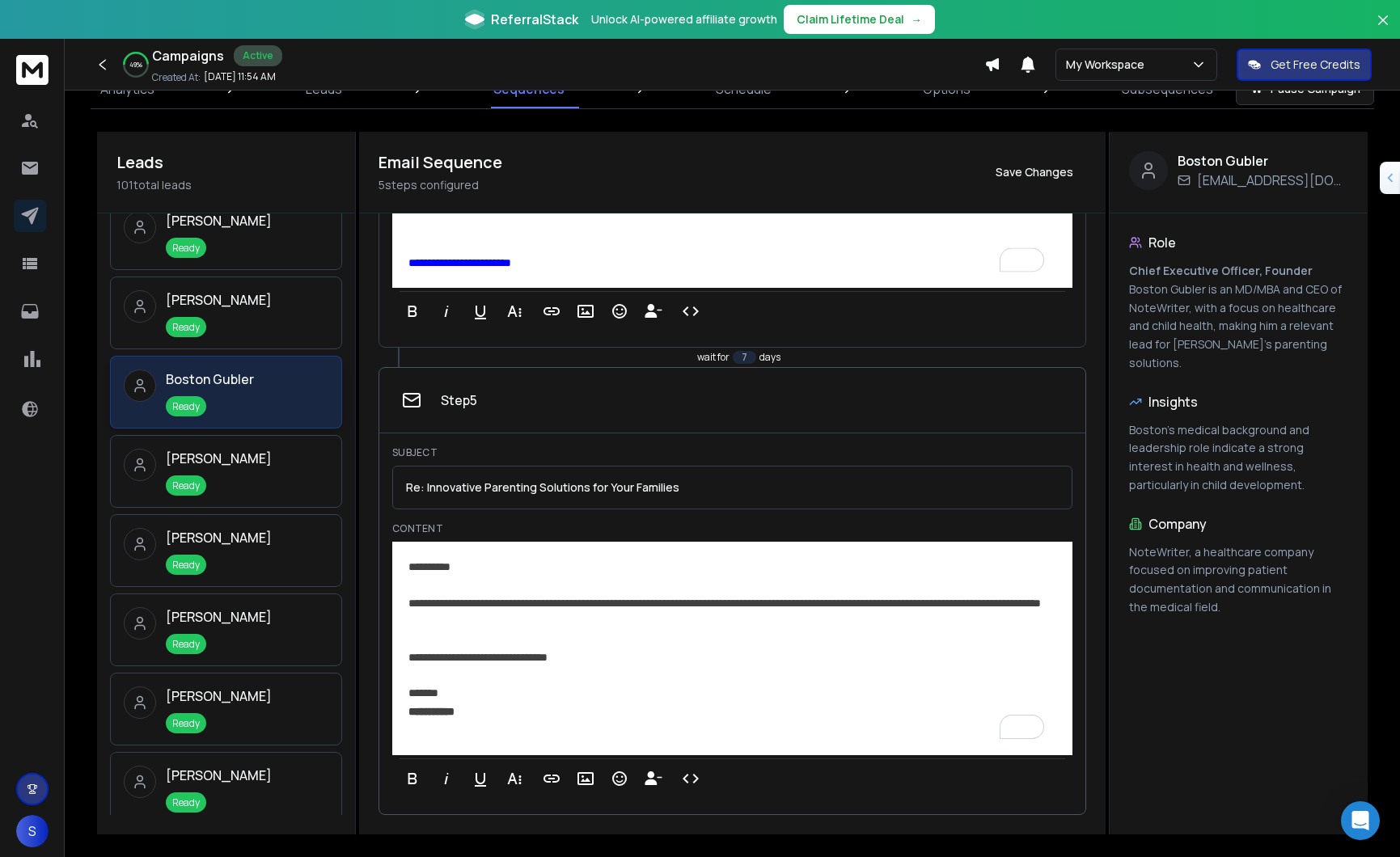
click at [445, 736] on div "To enrich screen reader interactions, please activate Accessibility in Grammarl…" at bounding box center [732, 730] width 648 height 18
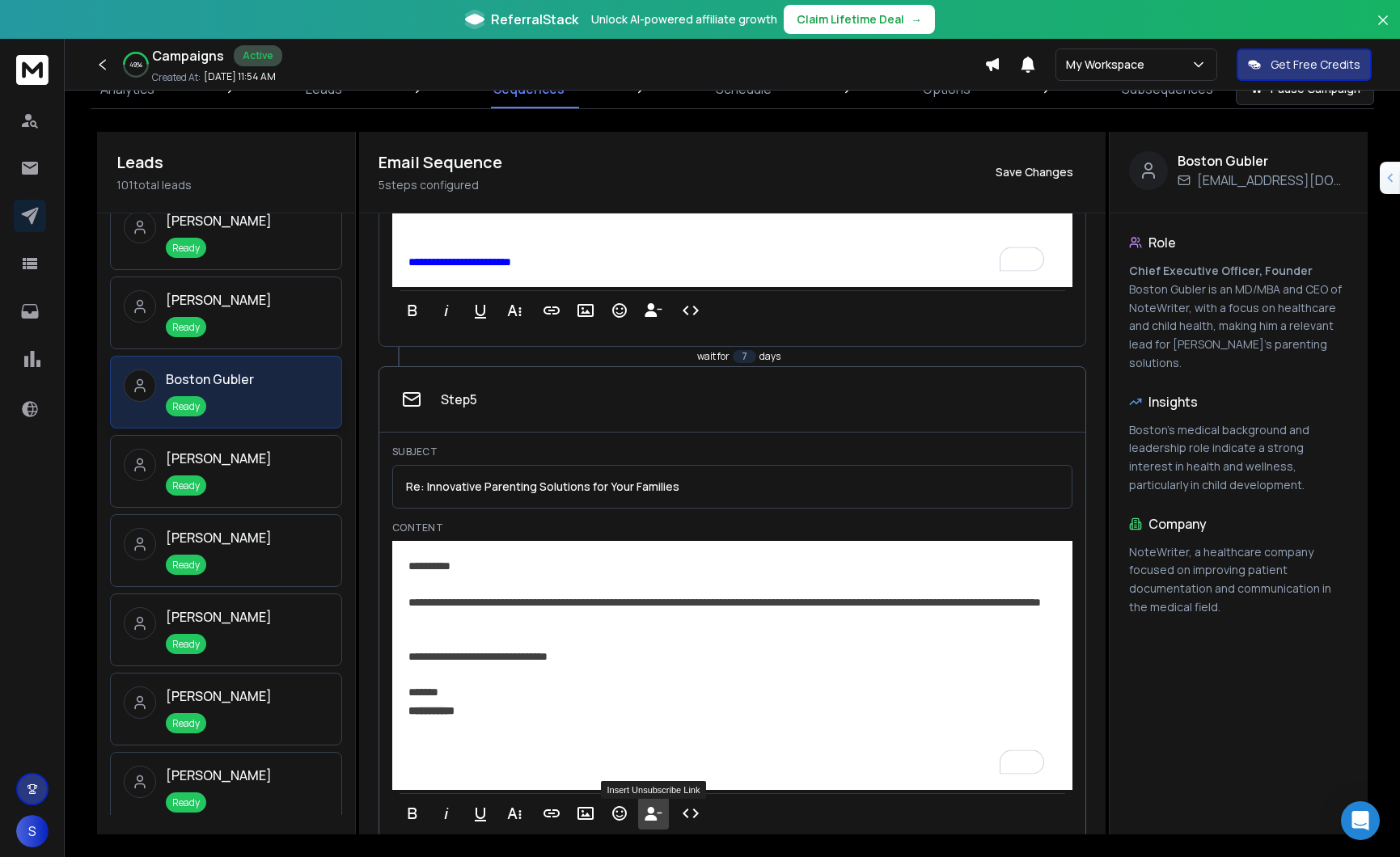
click at [660, 816] on icon "button" at bounding box center [654, 814] width 19 height 14
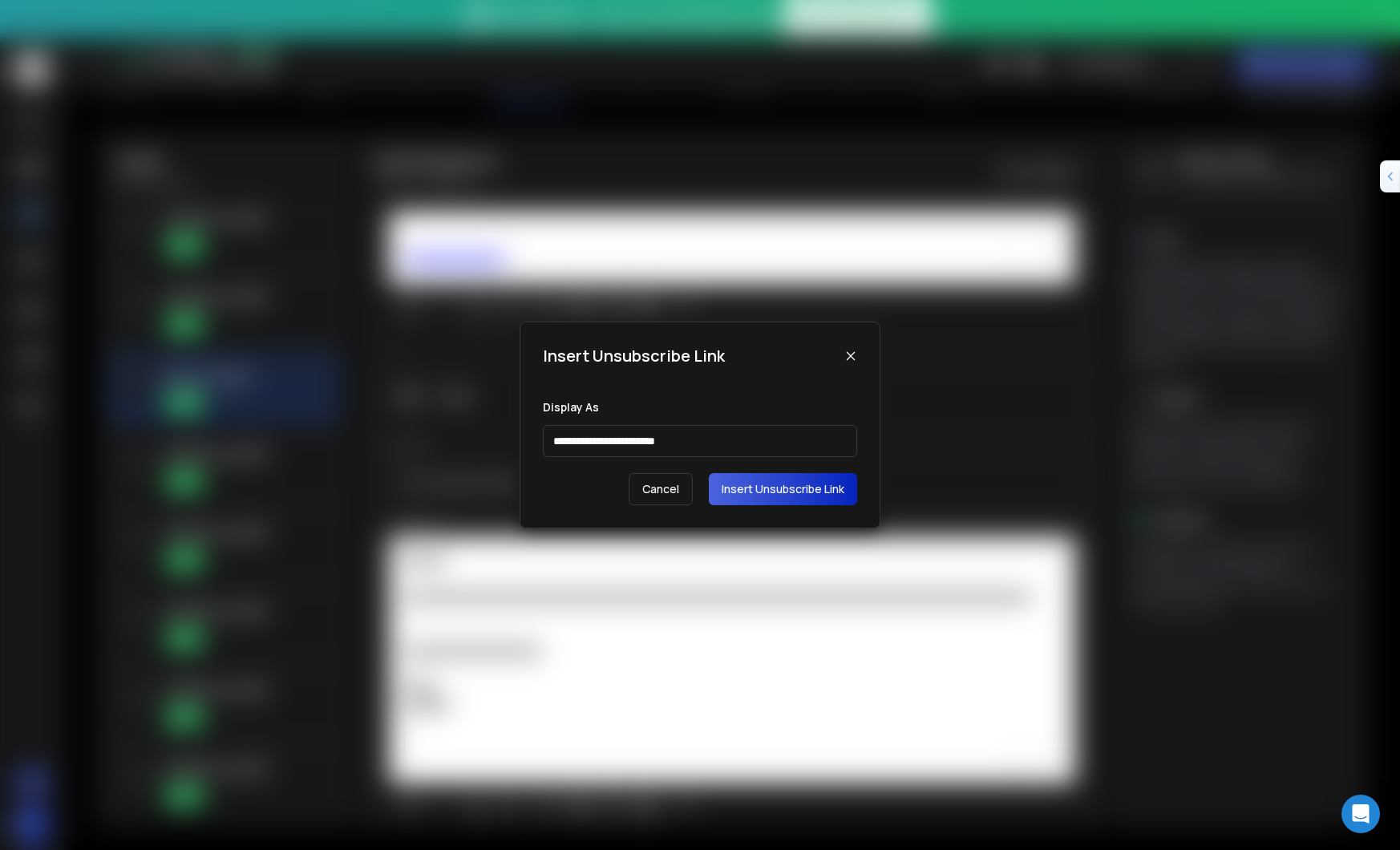
click at [785, 486] on button "Insert Unsubscribe Link" at bounding box center [783, 490] width 148 height 32
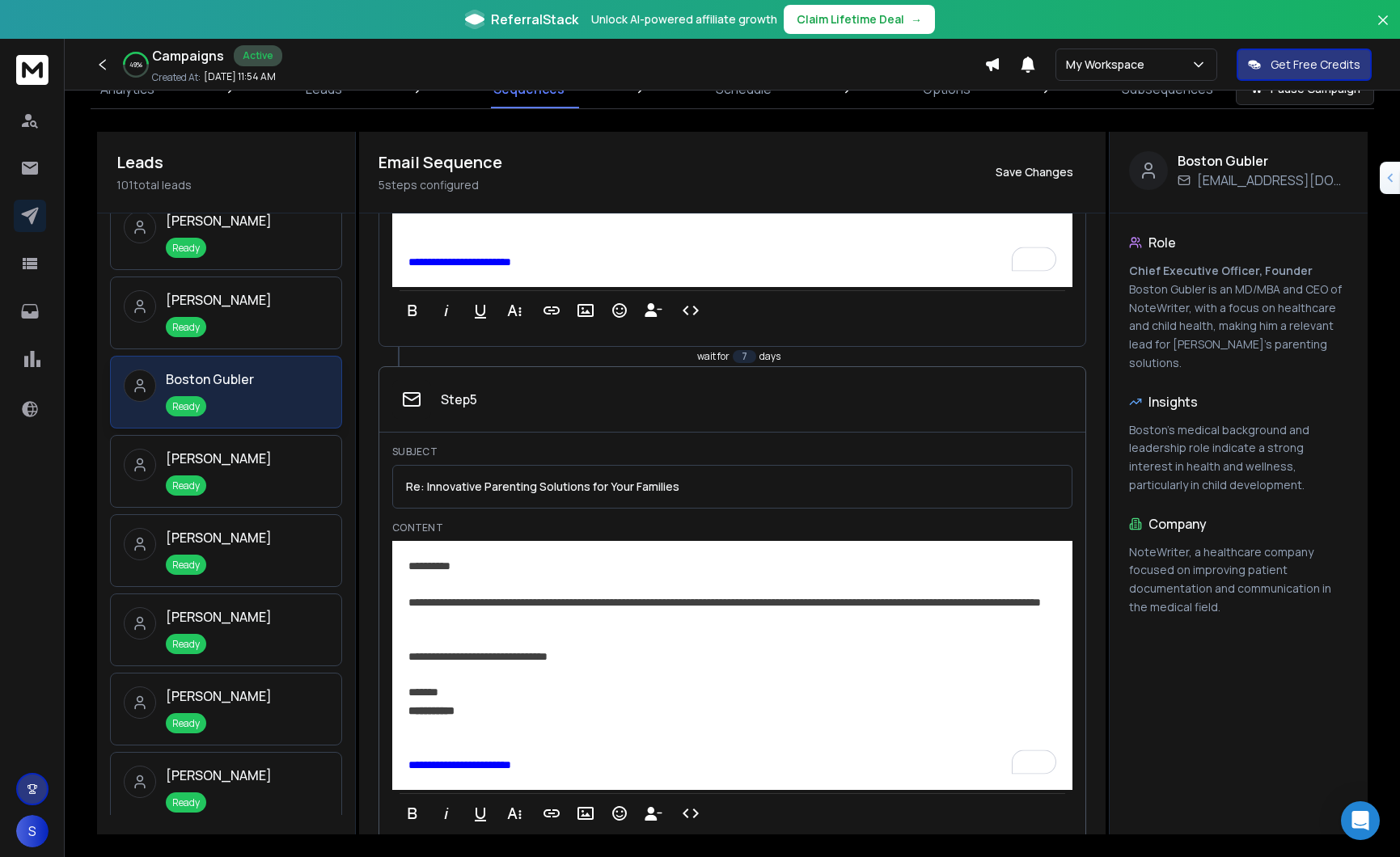
scroll to position [2026, 0]
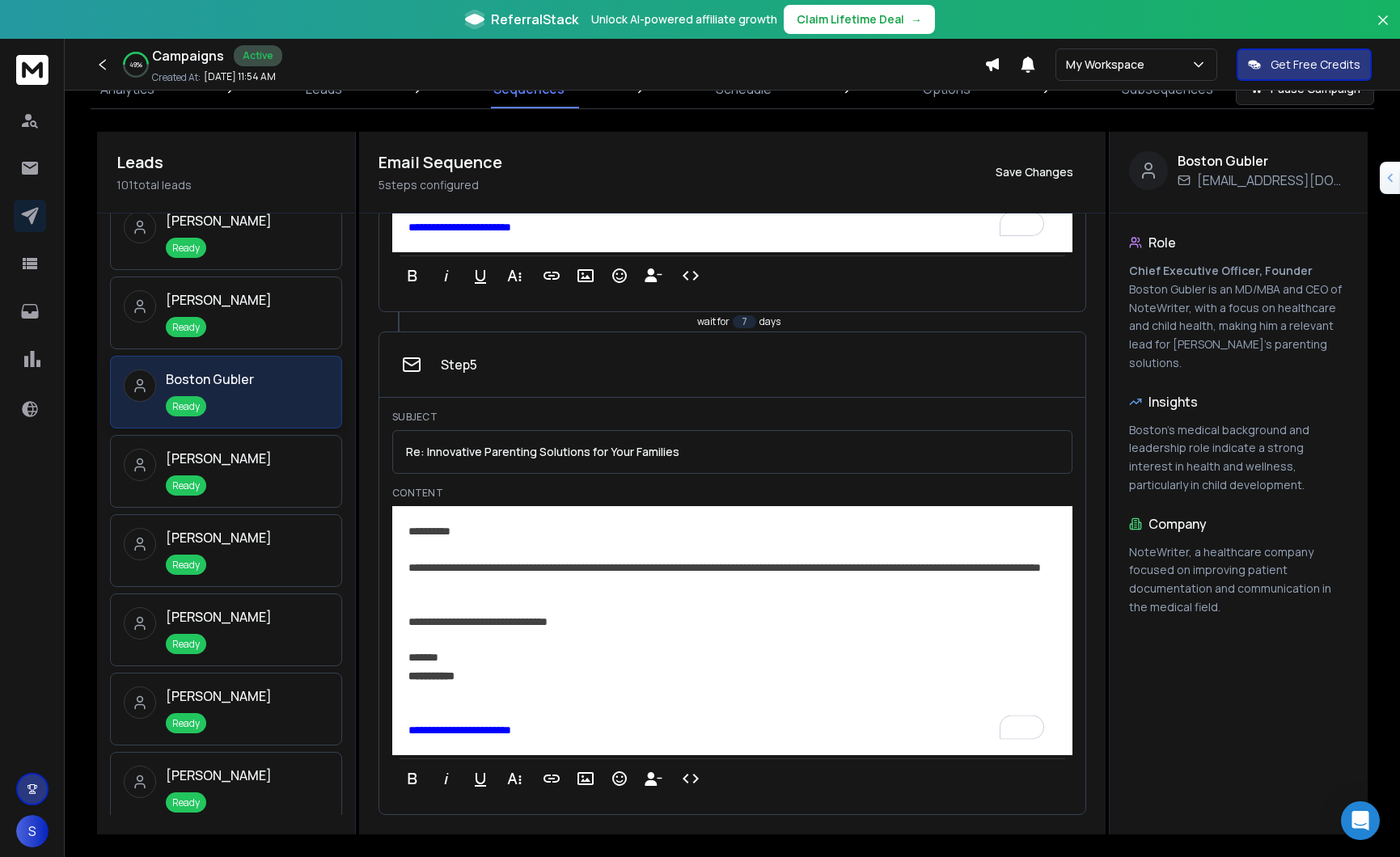
click at [1029, 161] on button "Save Changes" at bounding box center [1034, 172] width 104 height 32
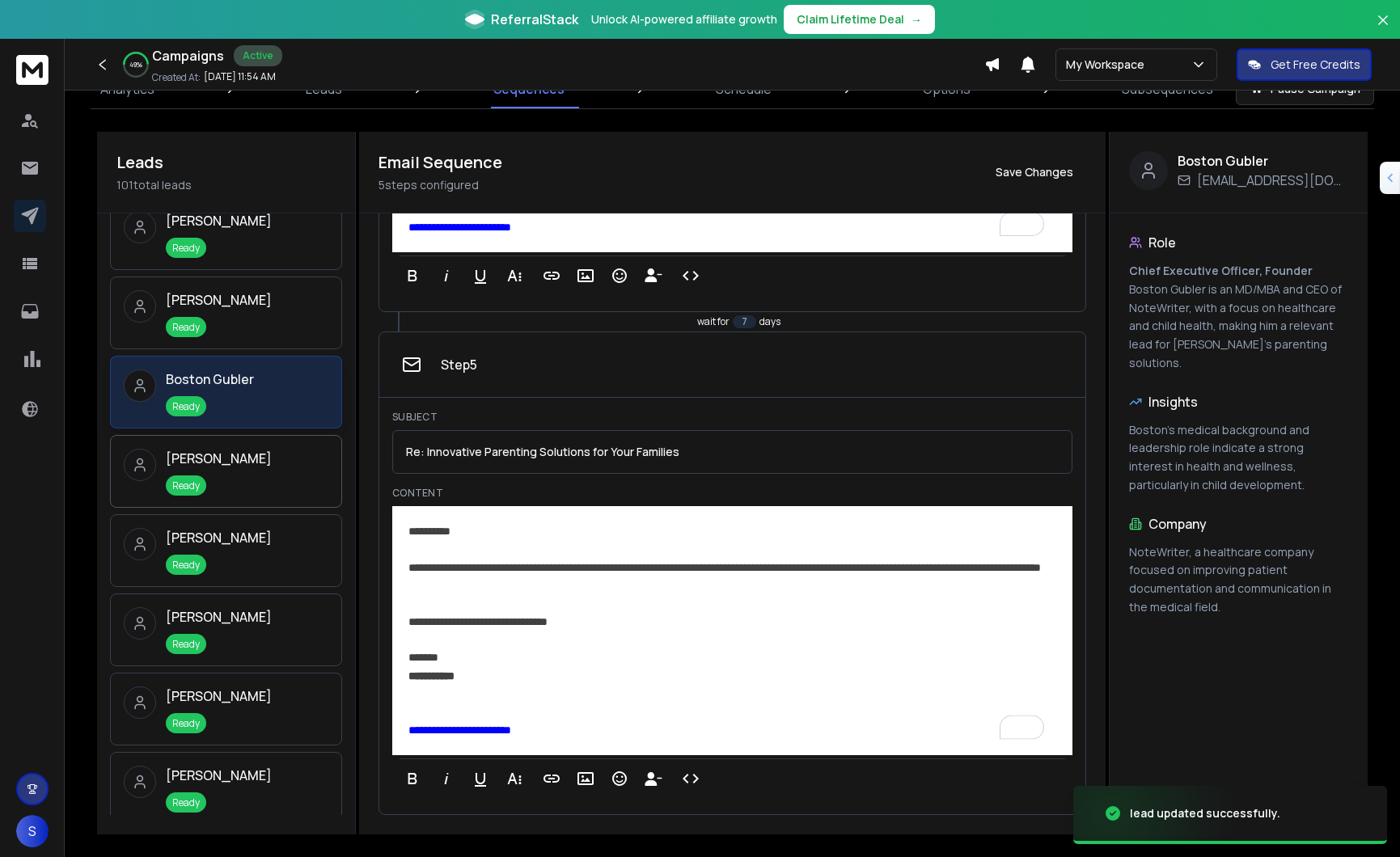
click at [281, 466] on div "[PERSON_NAME]" at bounding box center [247, 459] width 163 height 19
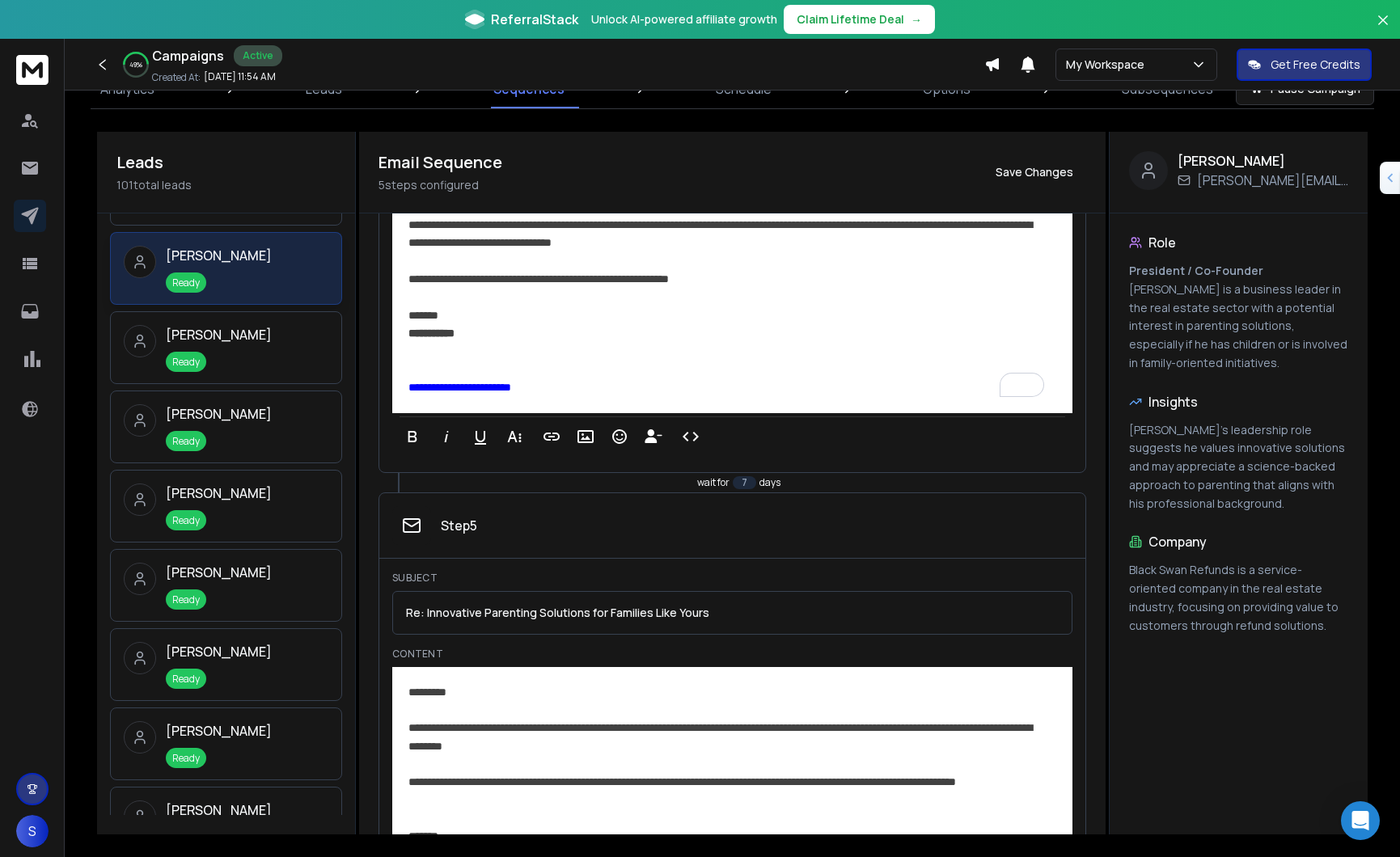
scroll to position [2116, 0]
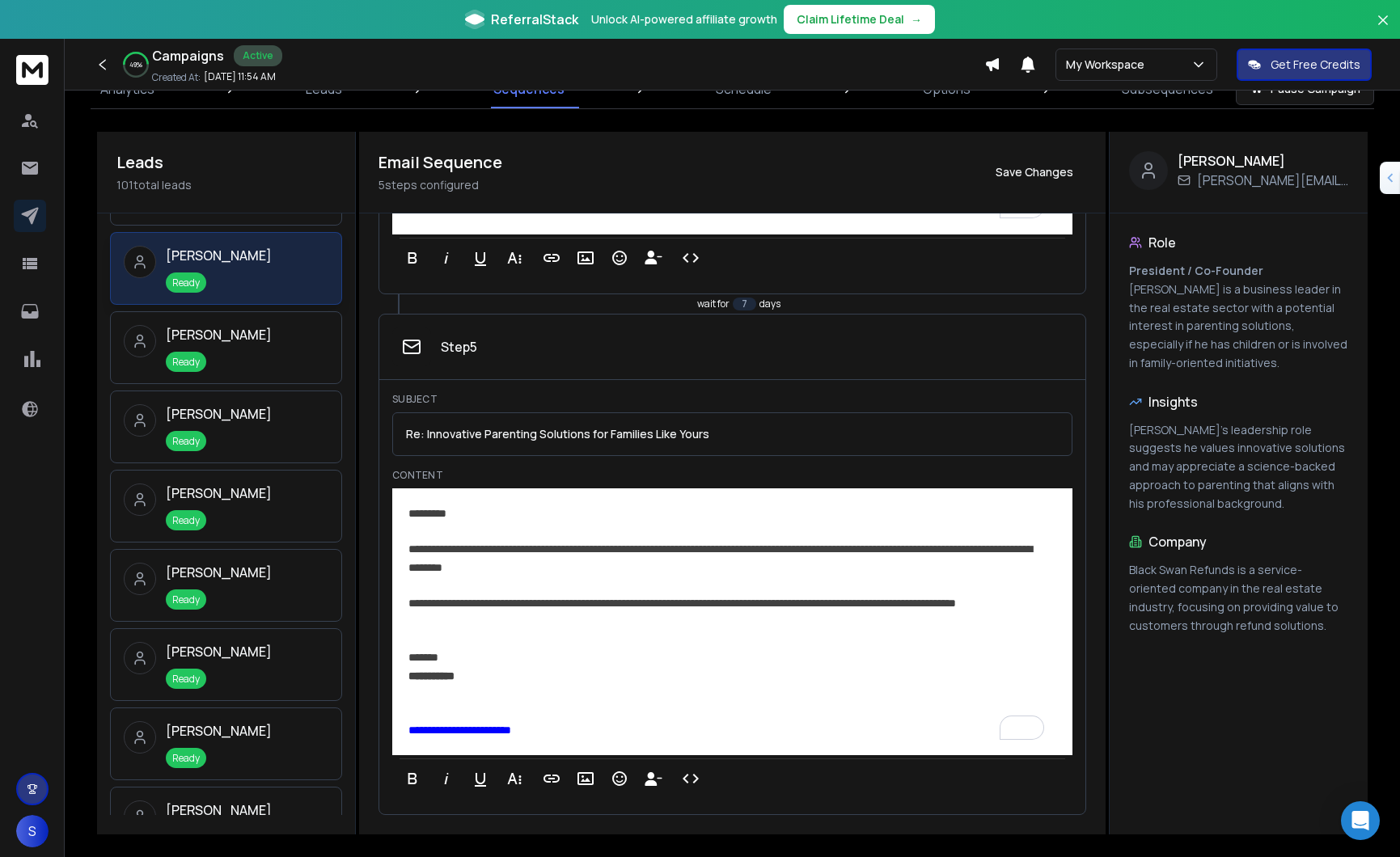
click at [1037, 176] on button "Save Changes" at bounding box center [1034, 172] width 104 height 32
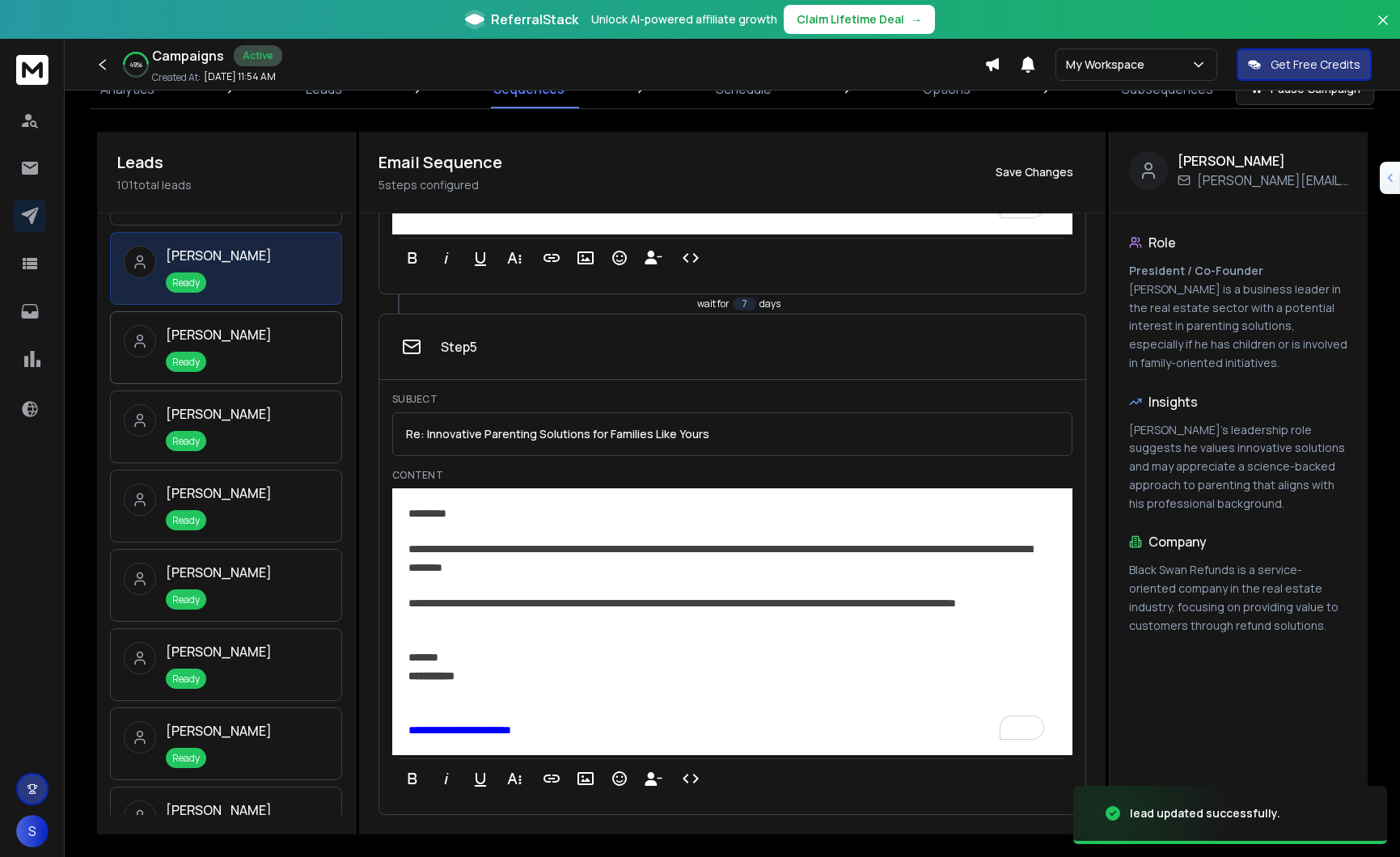
click at [286, 321] on div "Mahnaz Westerberg Ready" at bounding box center [226, 348] width 232 height 73
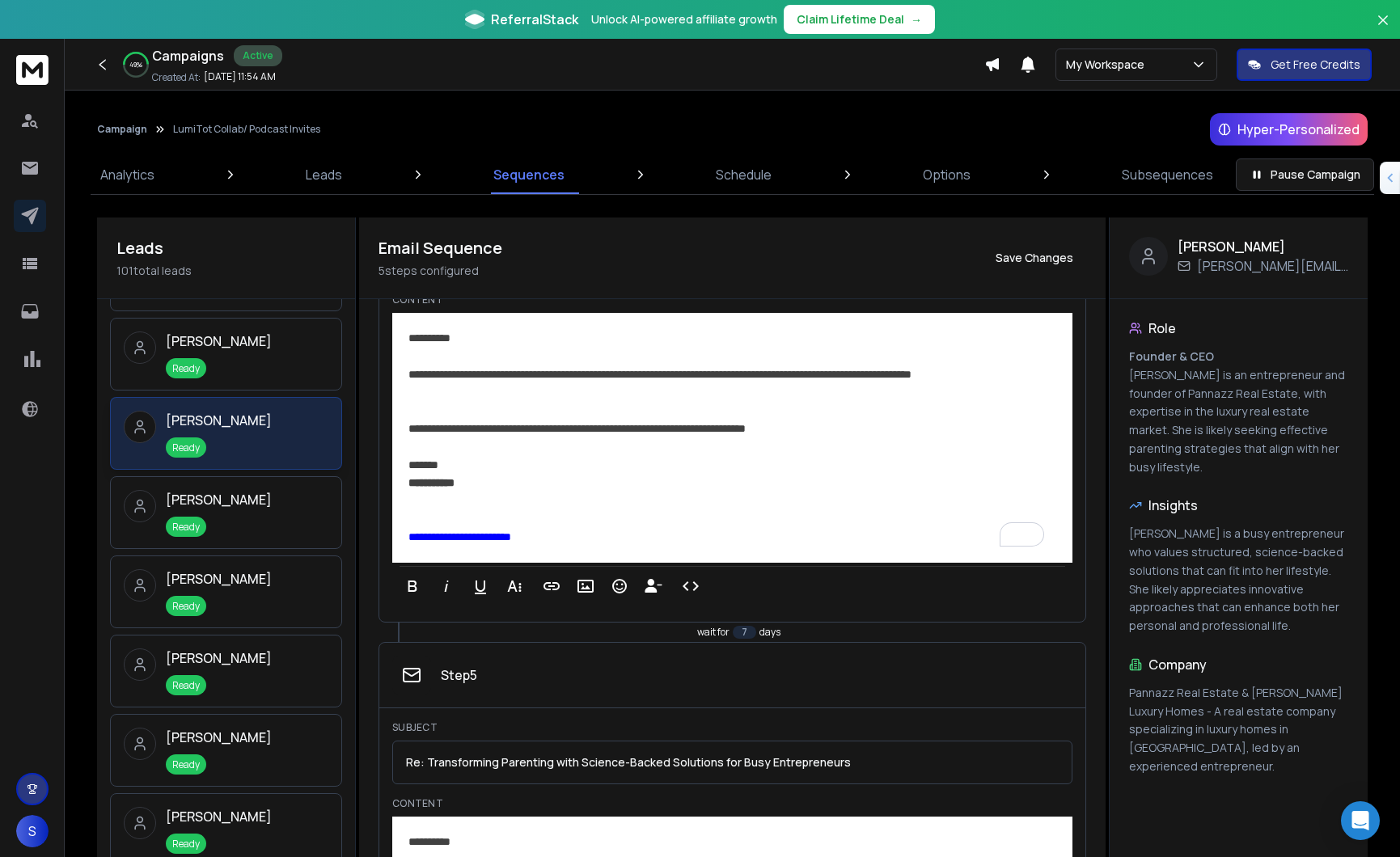
scroll to position [2080, 0]
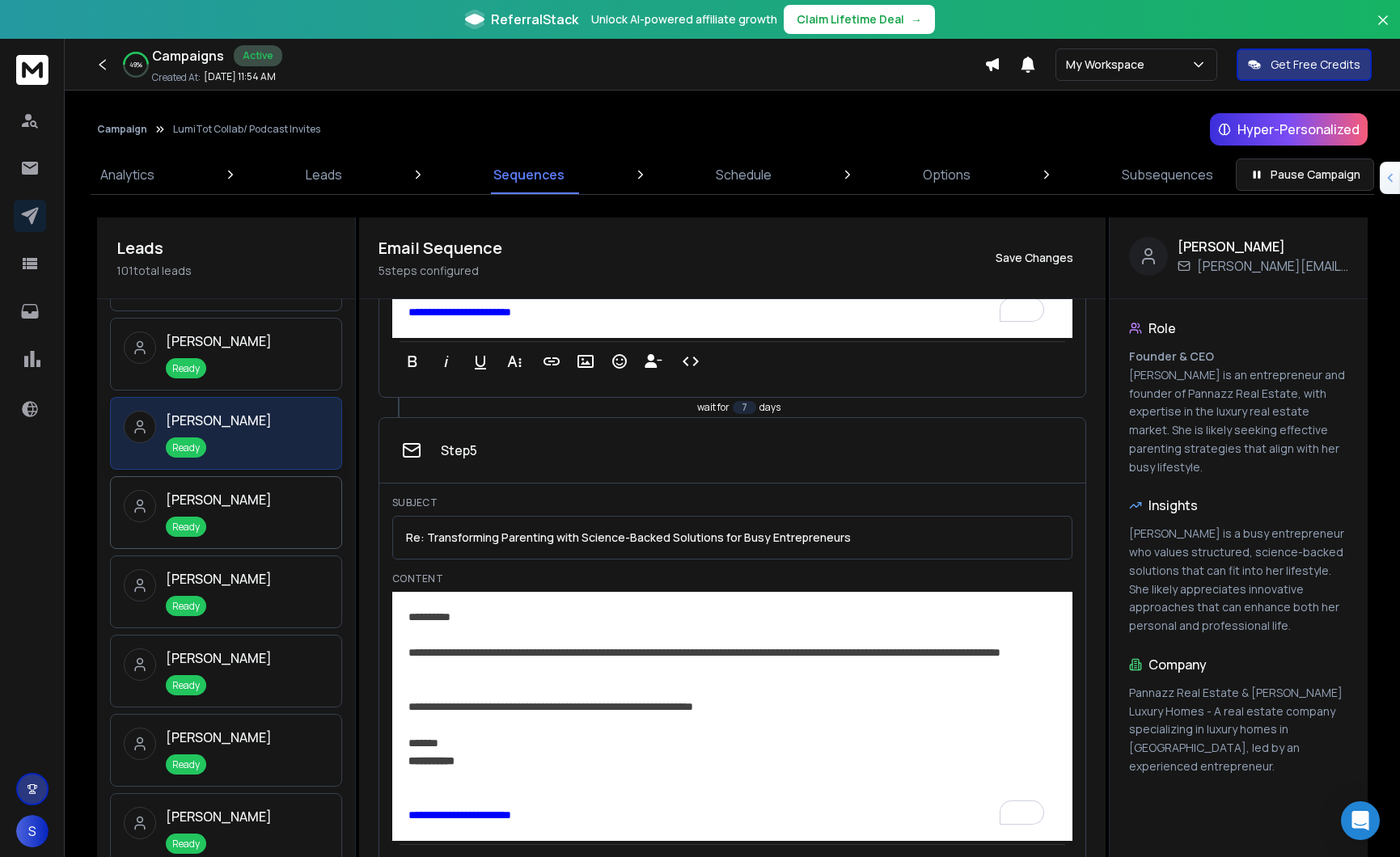
click at [252, 527] on div "Ready" at bounding box center [247, 526] width 163 height 19
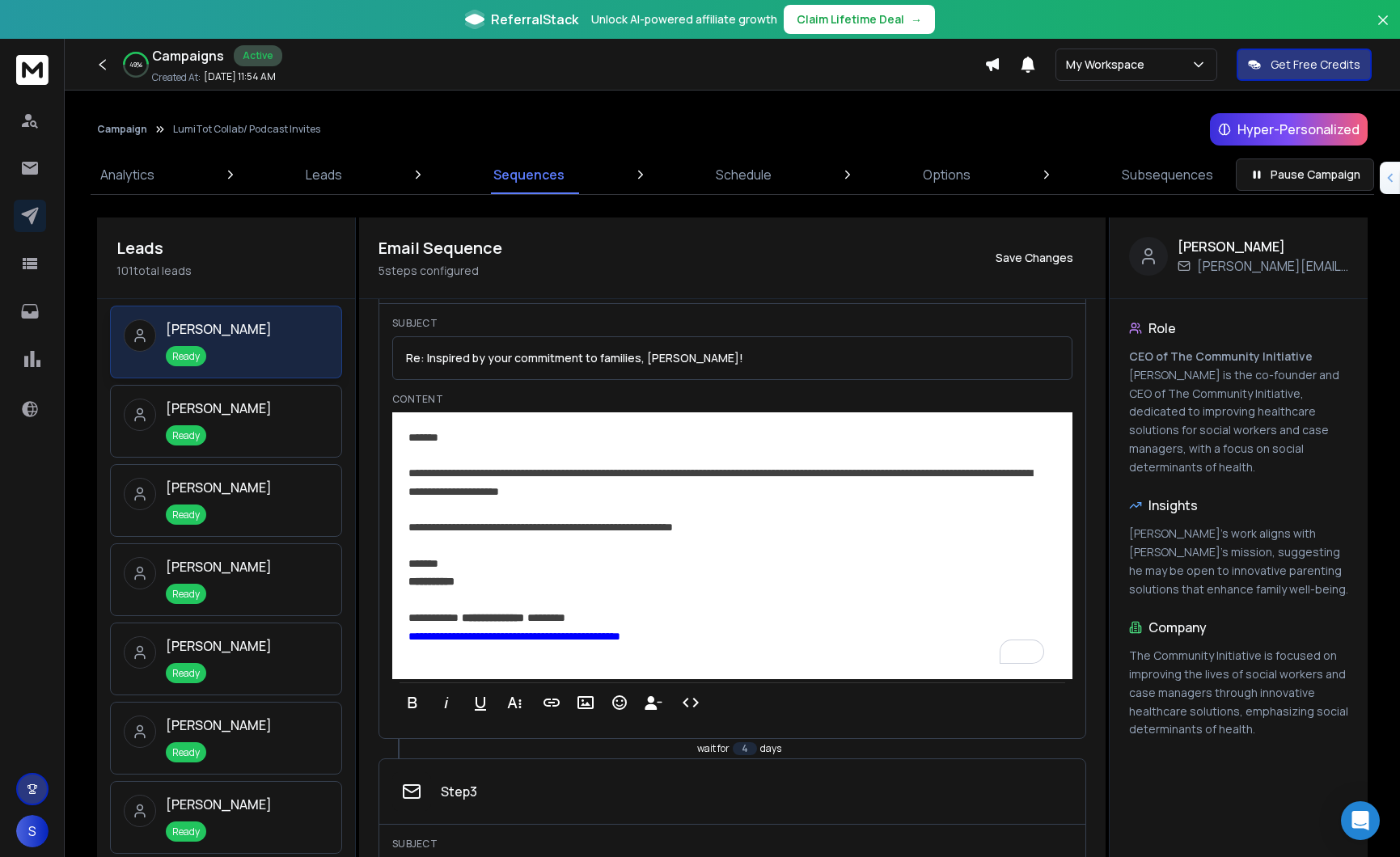
scroll to position [668, 0]
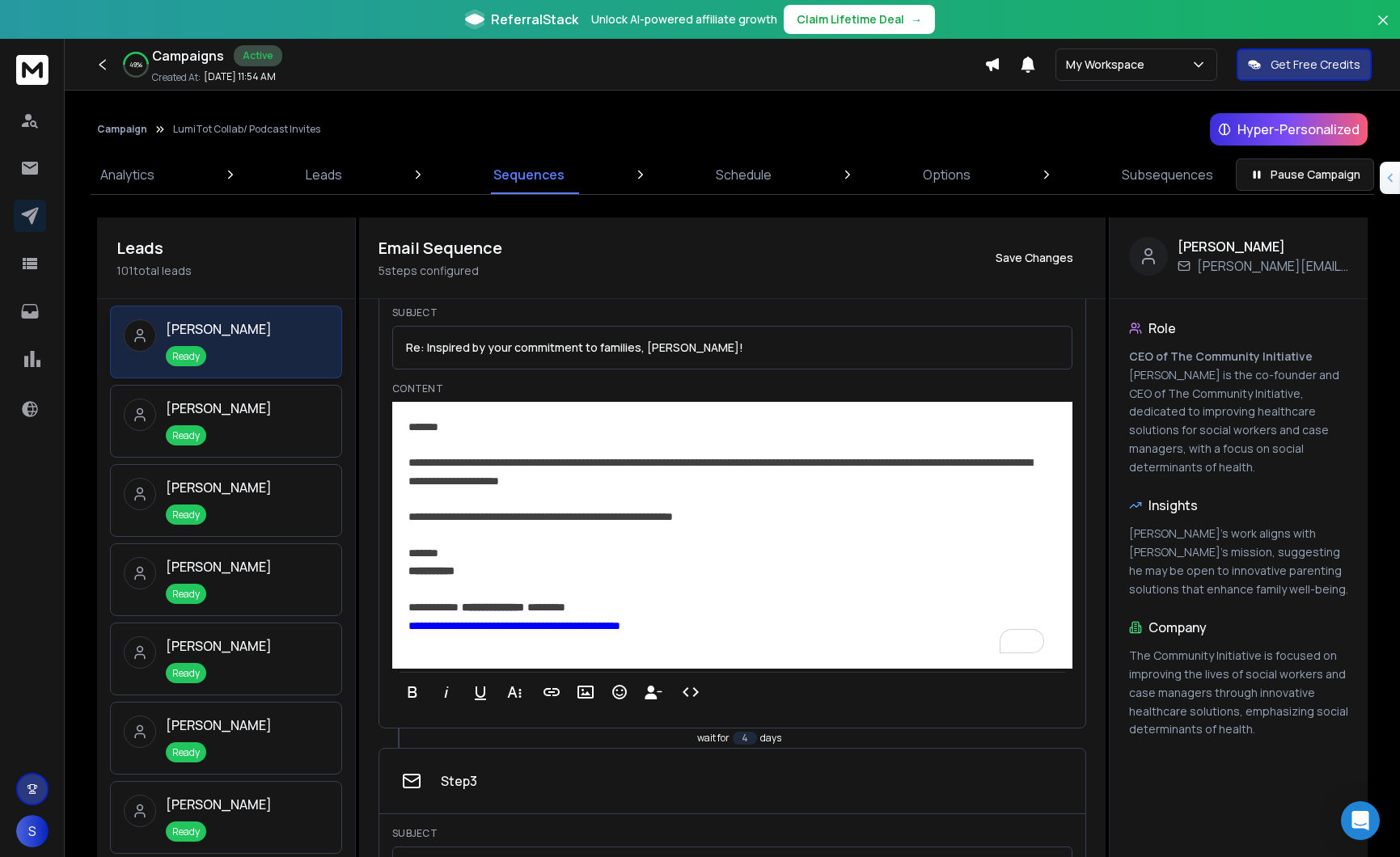
click at [578, 642] on div "To enrich screen reader interactions, please activate Accessibility in Grammarl…" at bounding box center [732, 644] width 648 height 18
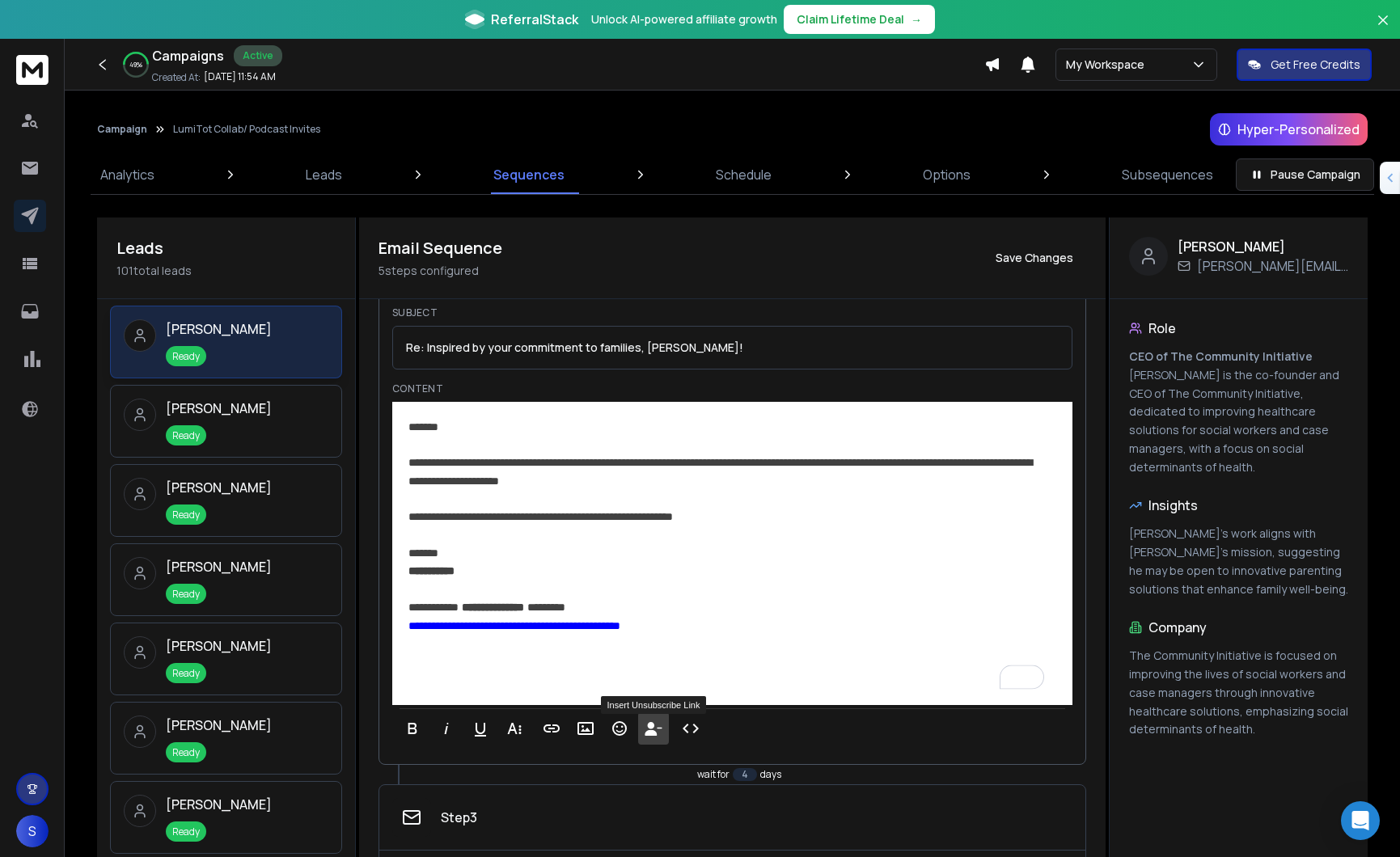
click at [660, 727] on icon "button" at bounding box center [654, 729] width 19 height 14
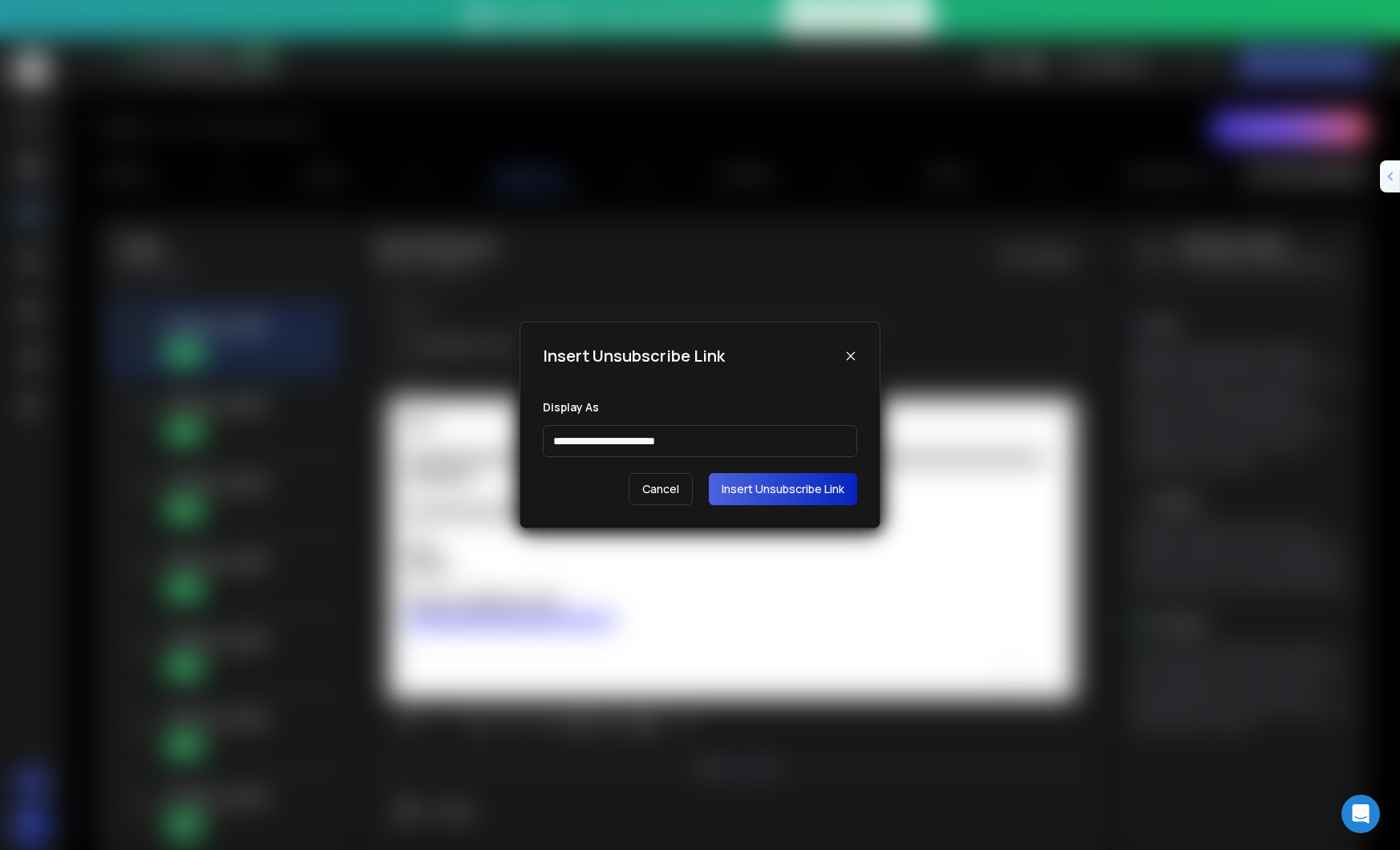
drag, startPoint x: 793, startPoint y: 482, endPoint x: 784, endPoint y: 504, distance: 23.8
click at [793, 481] on button "Insert Unsubscribe Link" at bounding box center [783, 490] width 148 height 32
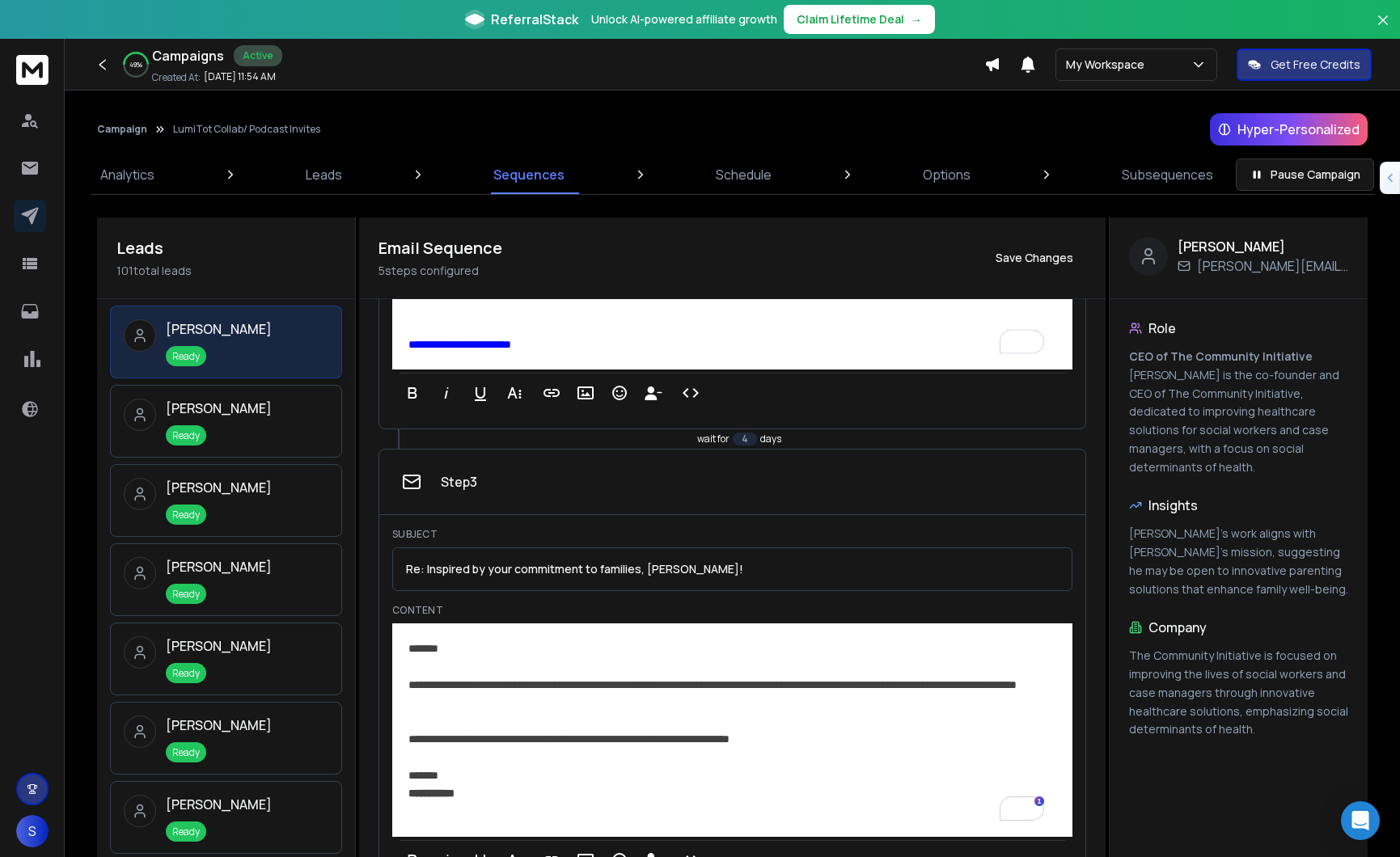
scroll to position [992, 0]
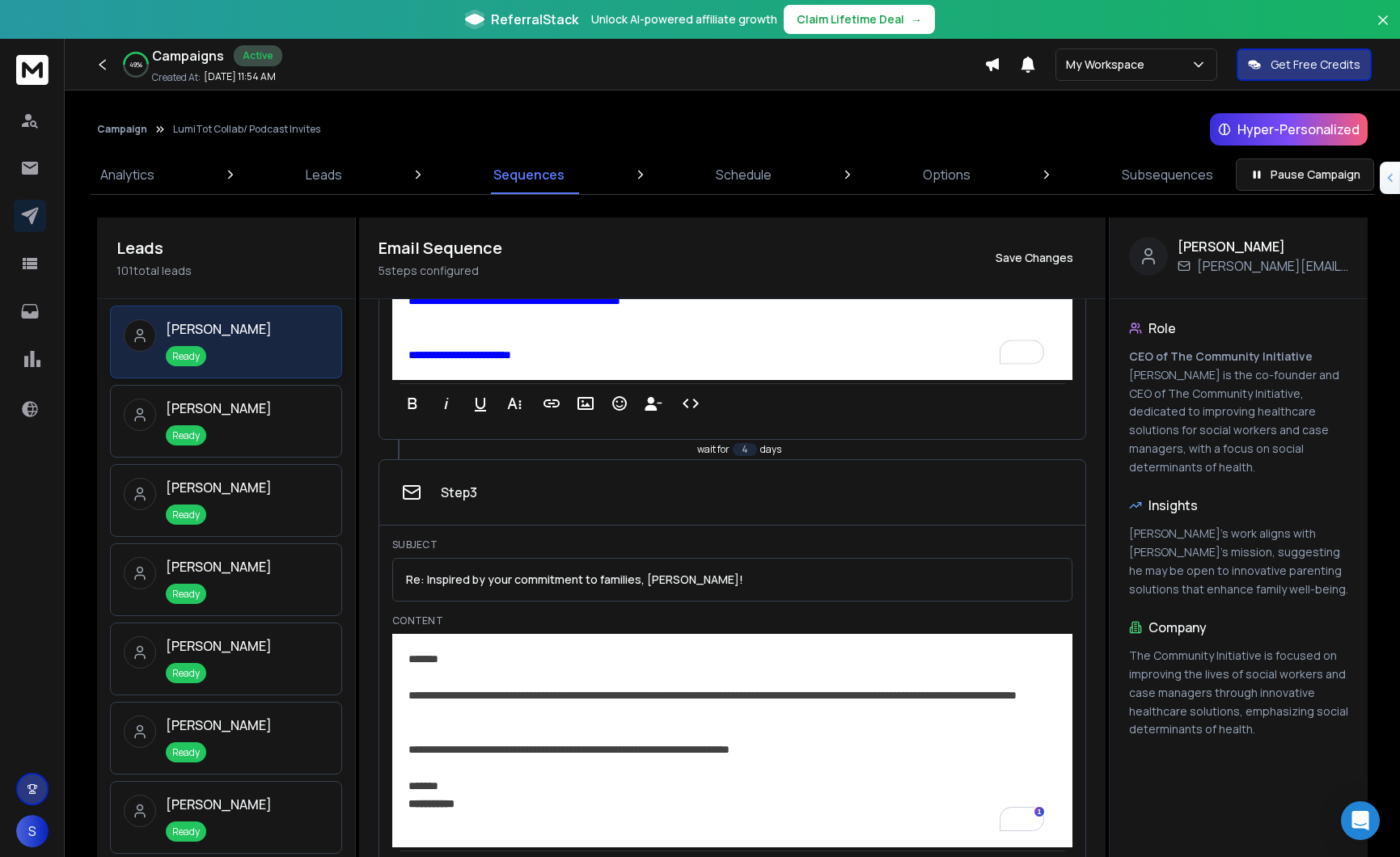
click at [456, 337] on div "To enrich screen reader interactions, please activate Accessibility in Grammarl…" at bounding box center [732, 337] width 648 height 18
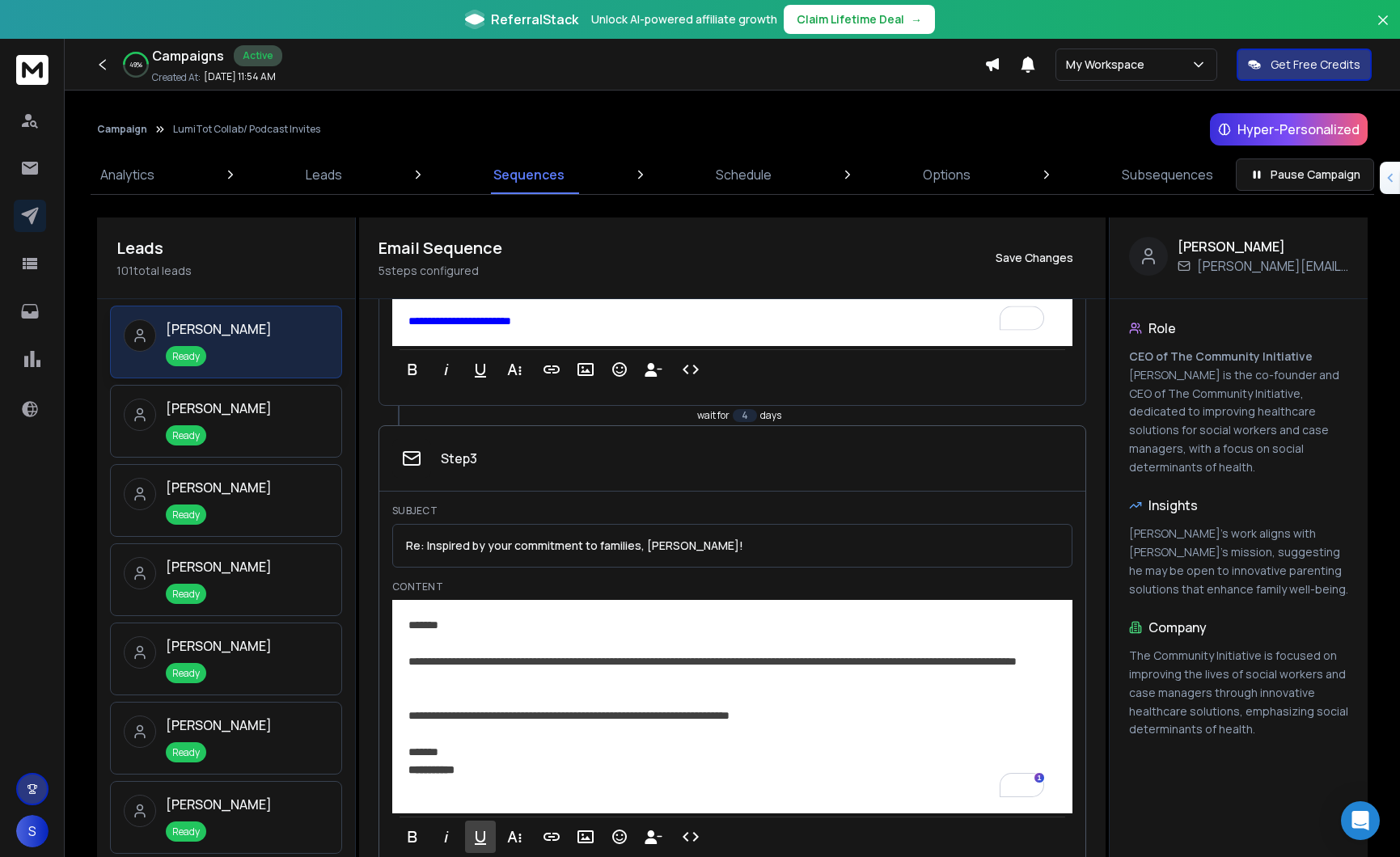
scroll to position [1159, 0]
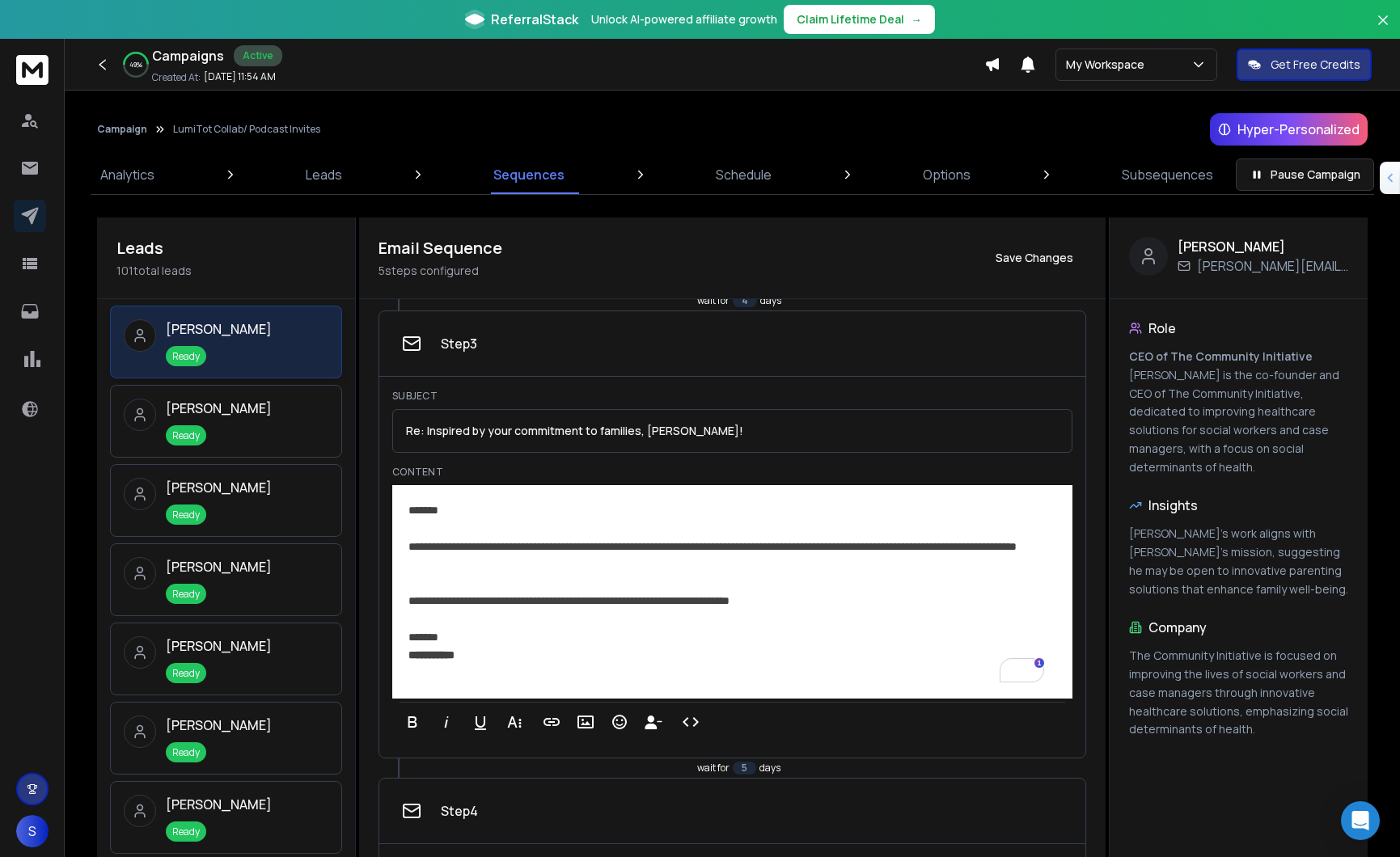
click at [443, 667] on div "To enrich screen reader interactions, please activate Accessibility in Grammarl…" at bounding box center [732, 674] width 648 height 18
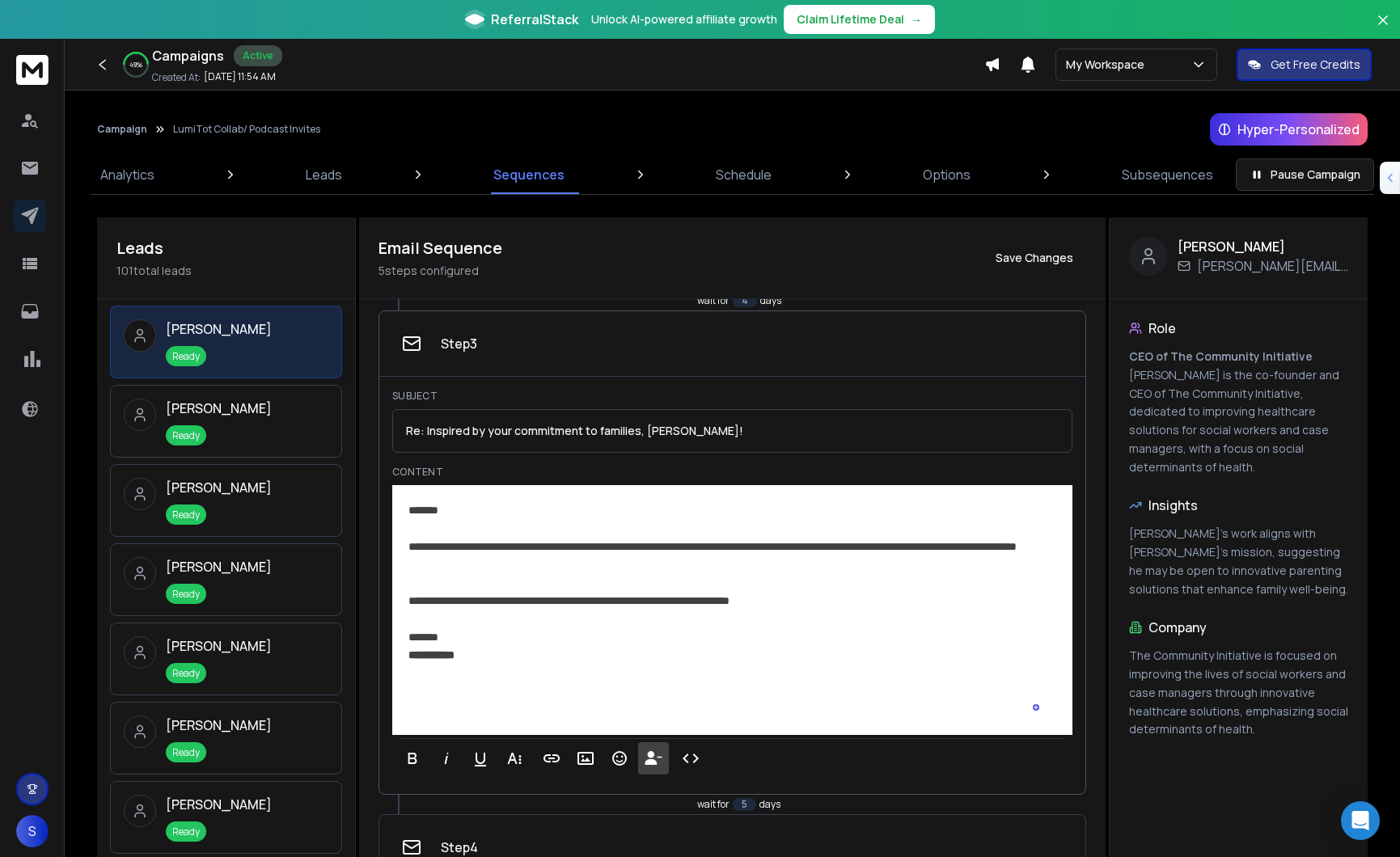
click at [649, 773] on button "Insert Unsubscribe Link" at bounding box center [654, 759] width 31 height 32
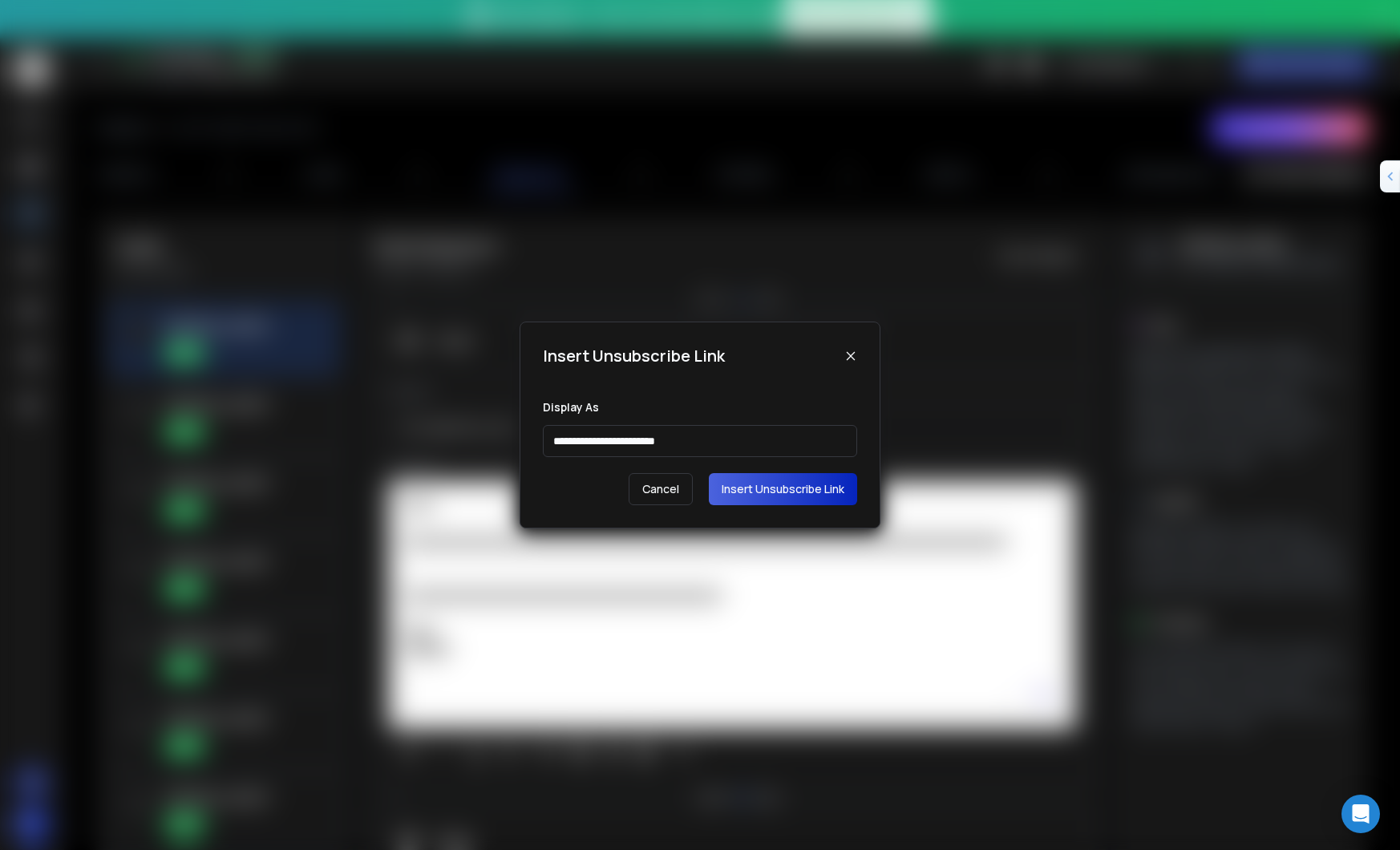
click at [776, 498] on button "Insert Unsubscribe Link" at bounding box center [783, 490] width 148 height 32
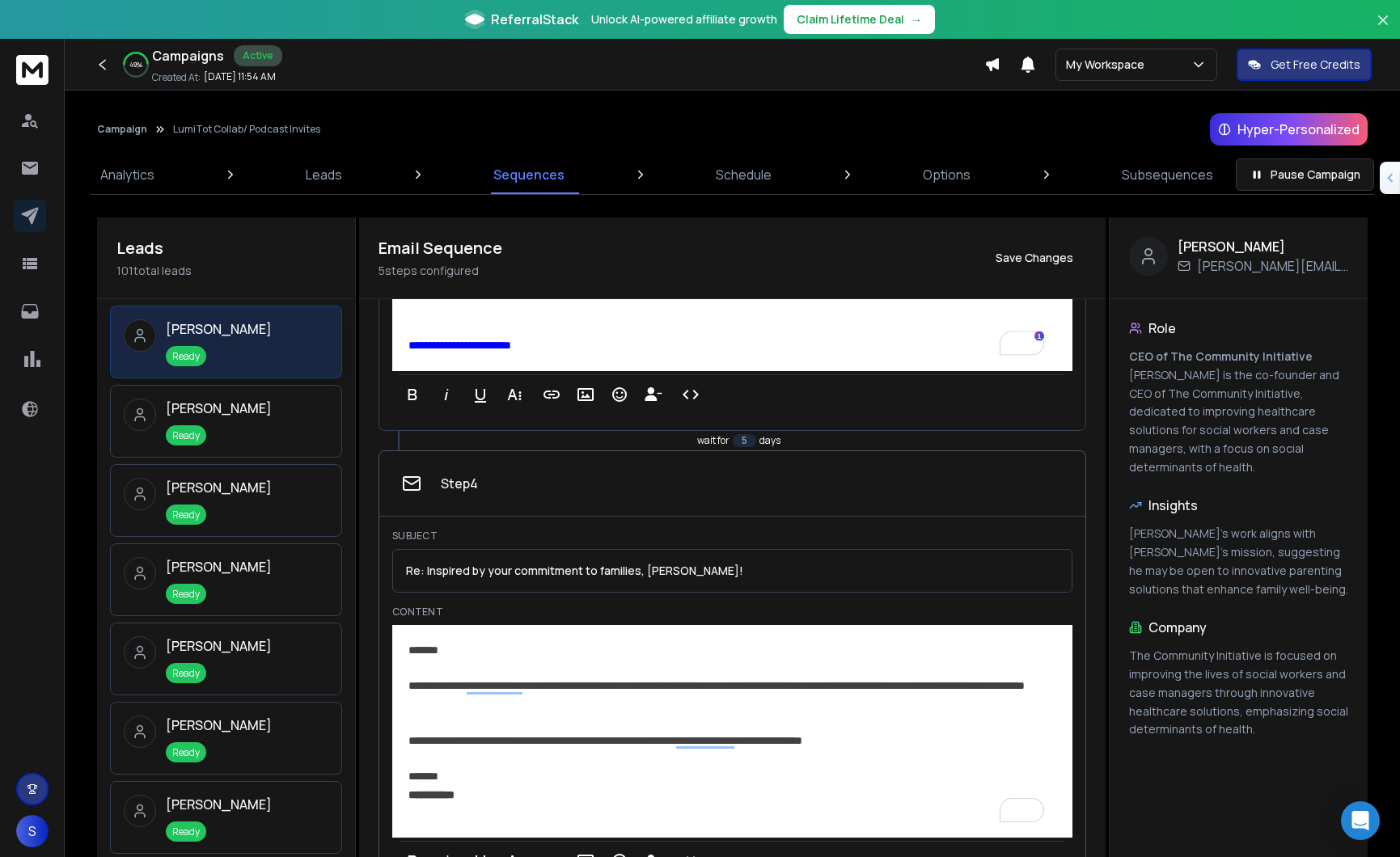
scroll to position [1715, 0]
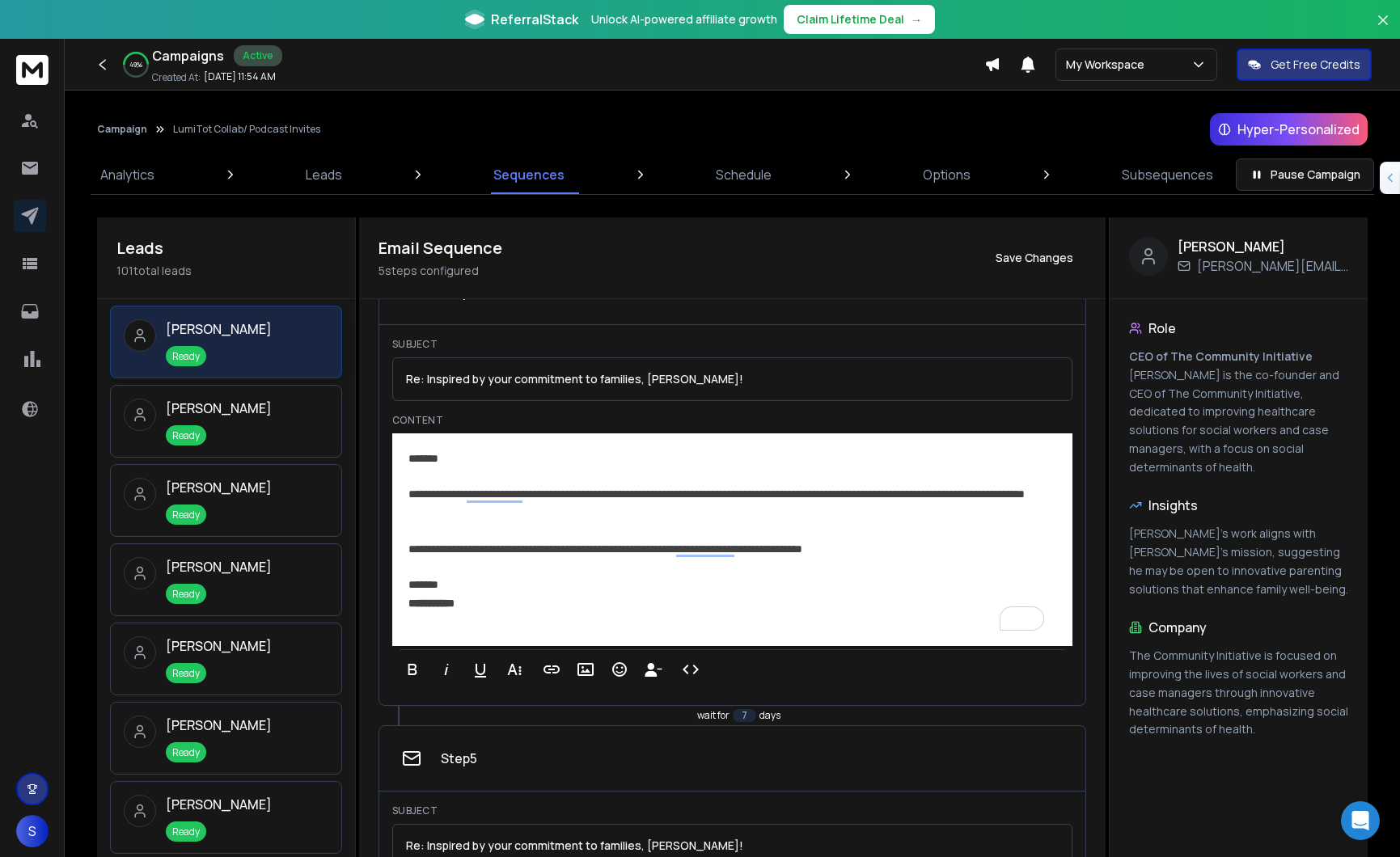
click at [517, 629] on div "To enrich screen reader interactions, please activate Accessibility in Grammarl…" at bounding box center [732, 622] width 648 height 18
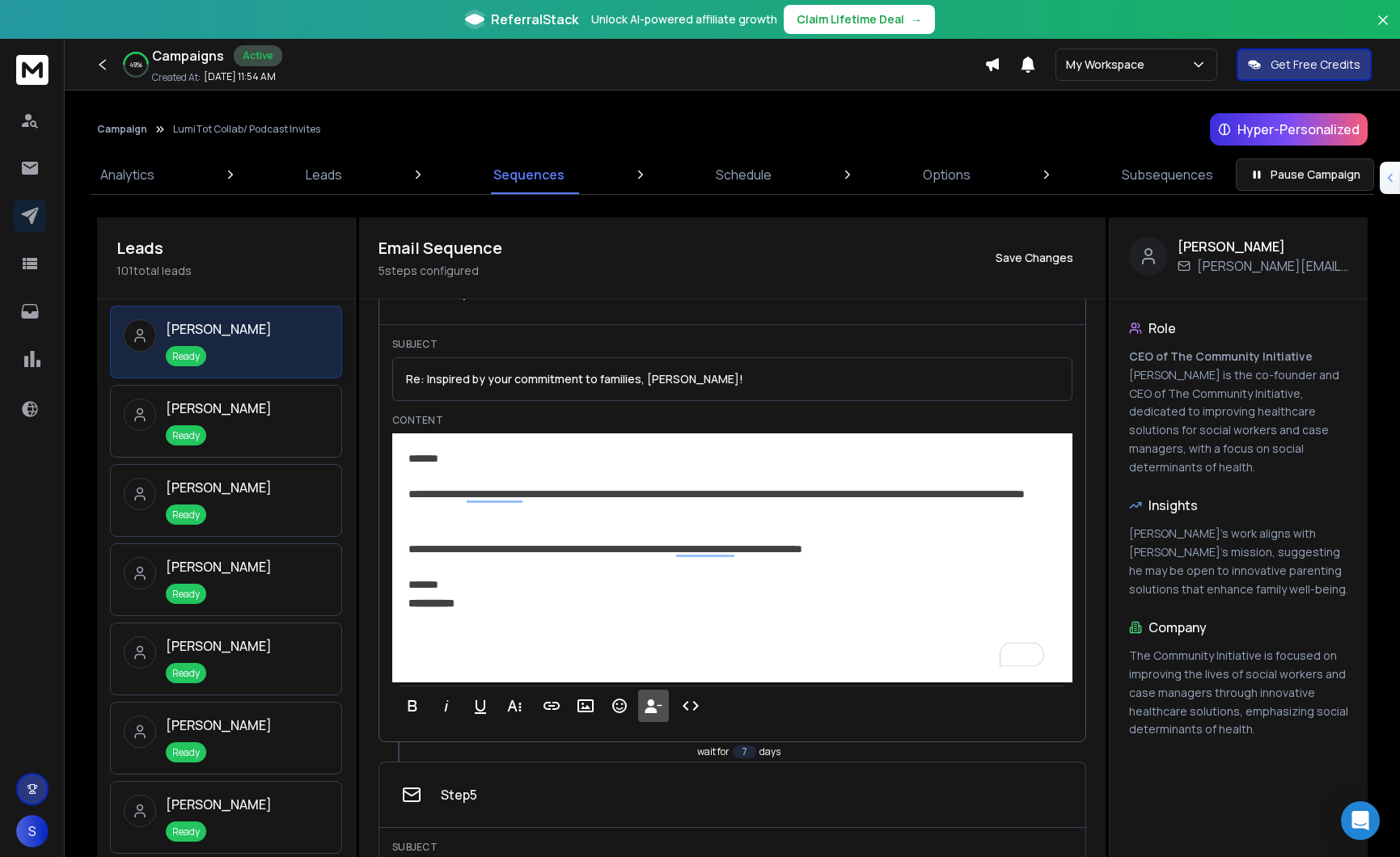
click at [646, 707] on icon "button" at bounding box center [654, 706] width 19 height 14
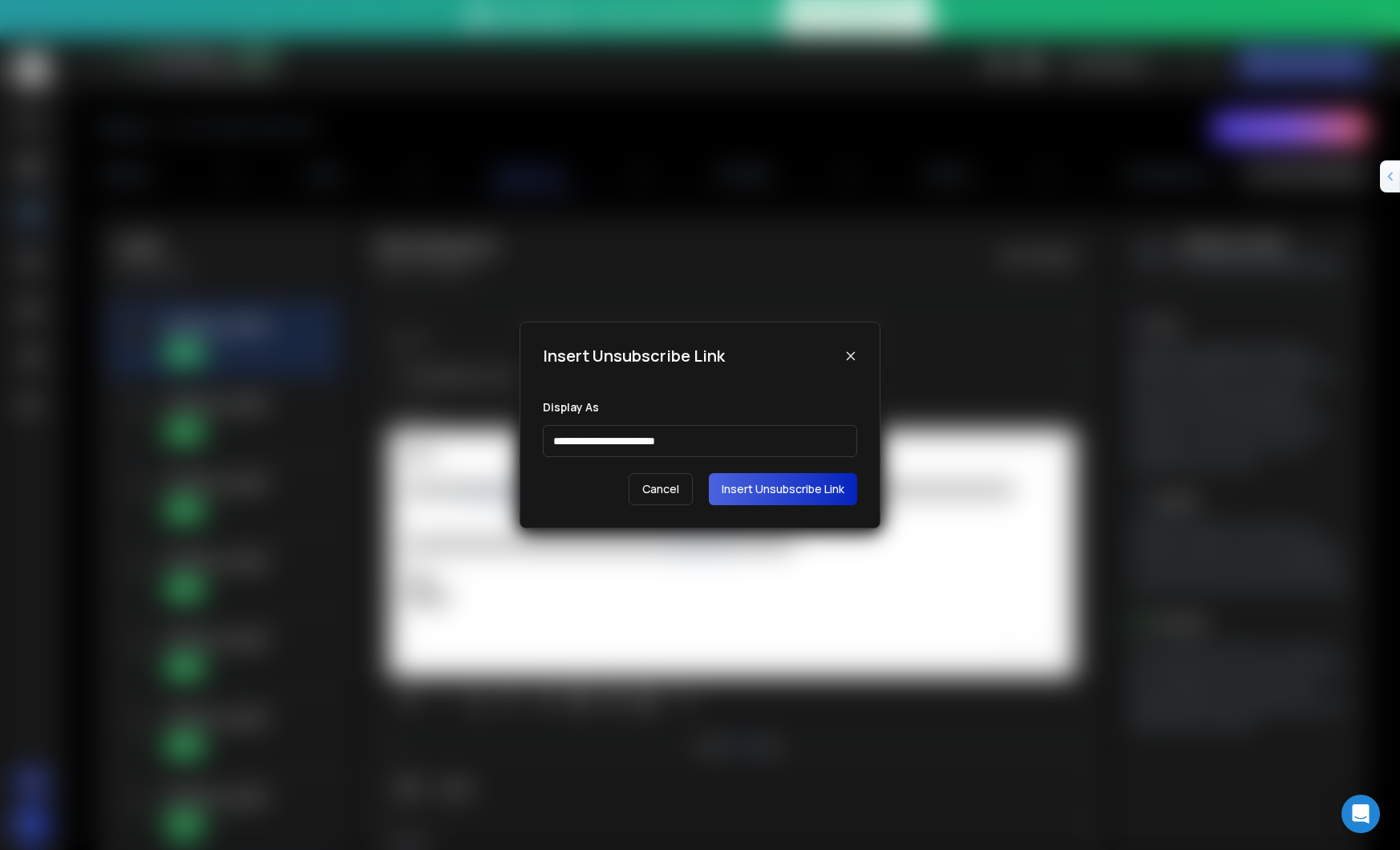
click at [741, 490] on button "Insert Unsubscribe Link" at bounding box center [783, 490] width 148 height 32
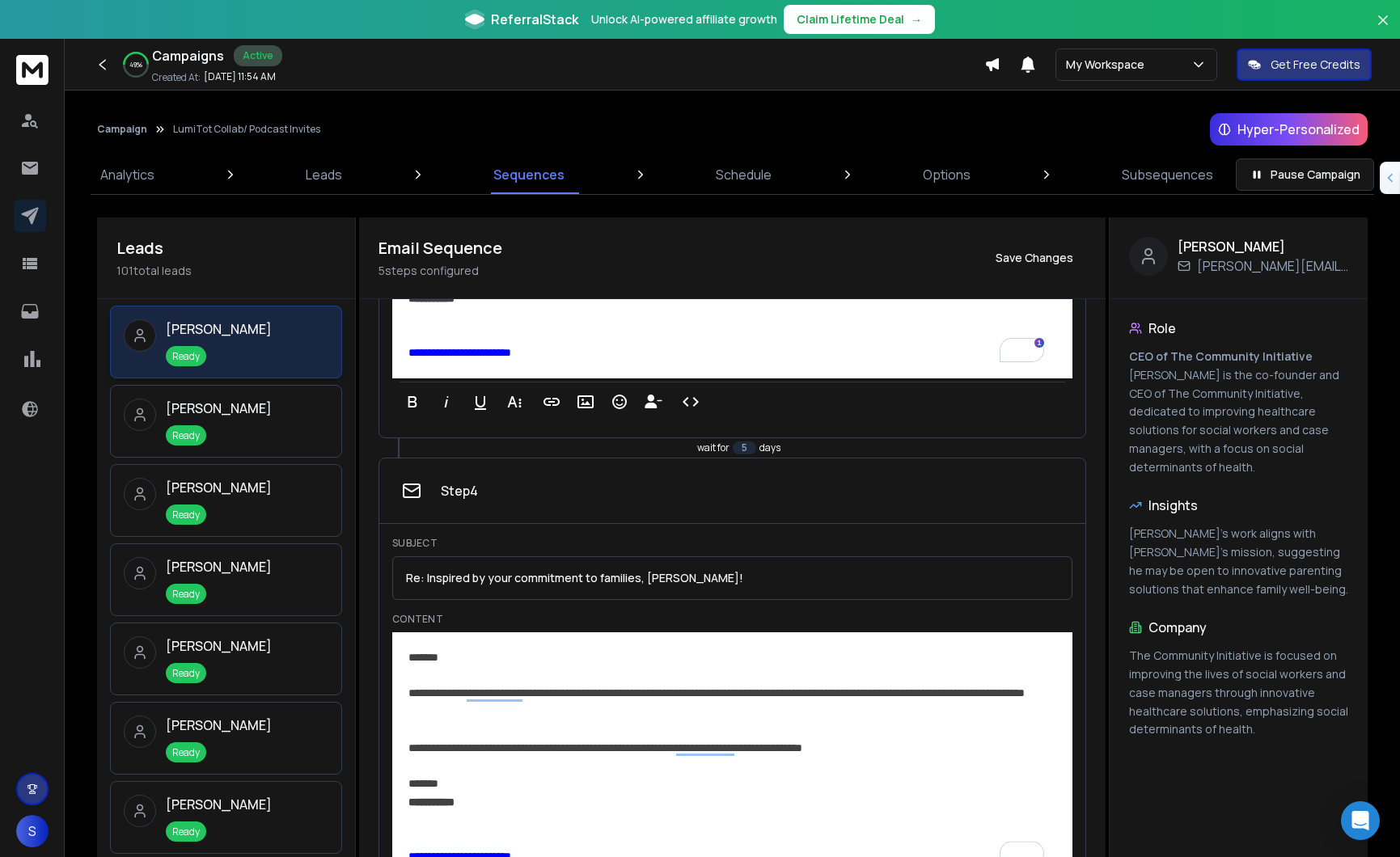
scroll to position [1703, 0]
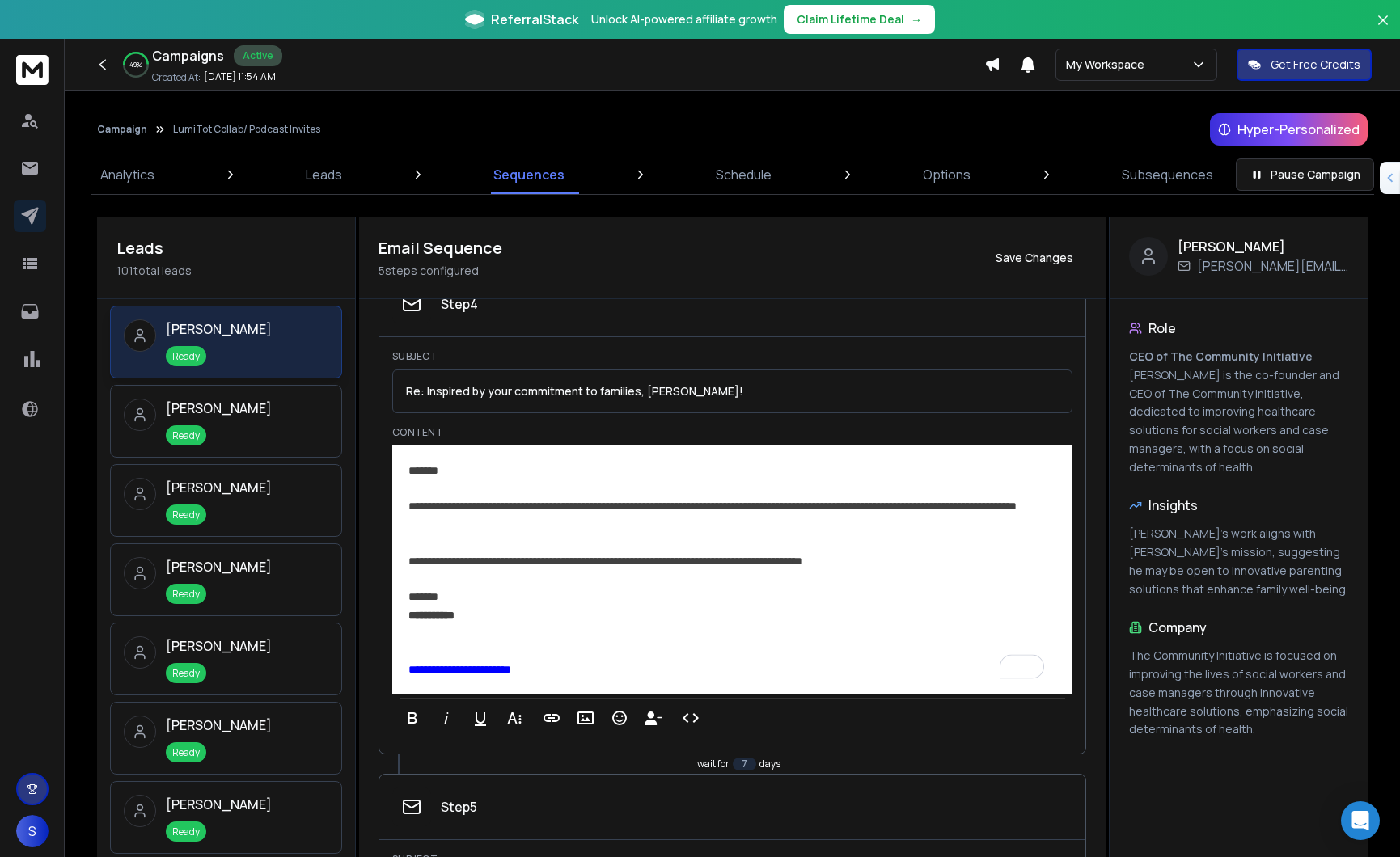
click at [718, 640] on div "To enrich screen reader interactions, please activate Accessibility in Grammarl…" at bounding box center [732, 634] width 648 height 18
click at [1035, 257] on button "Save Changes" at bounding box center [1034, 258] width 104 height 32
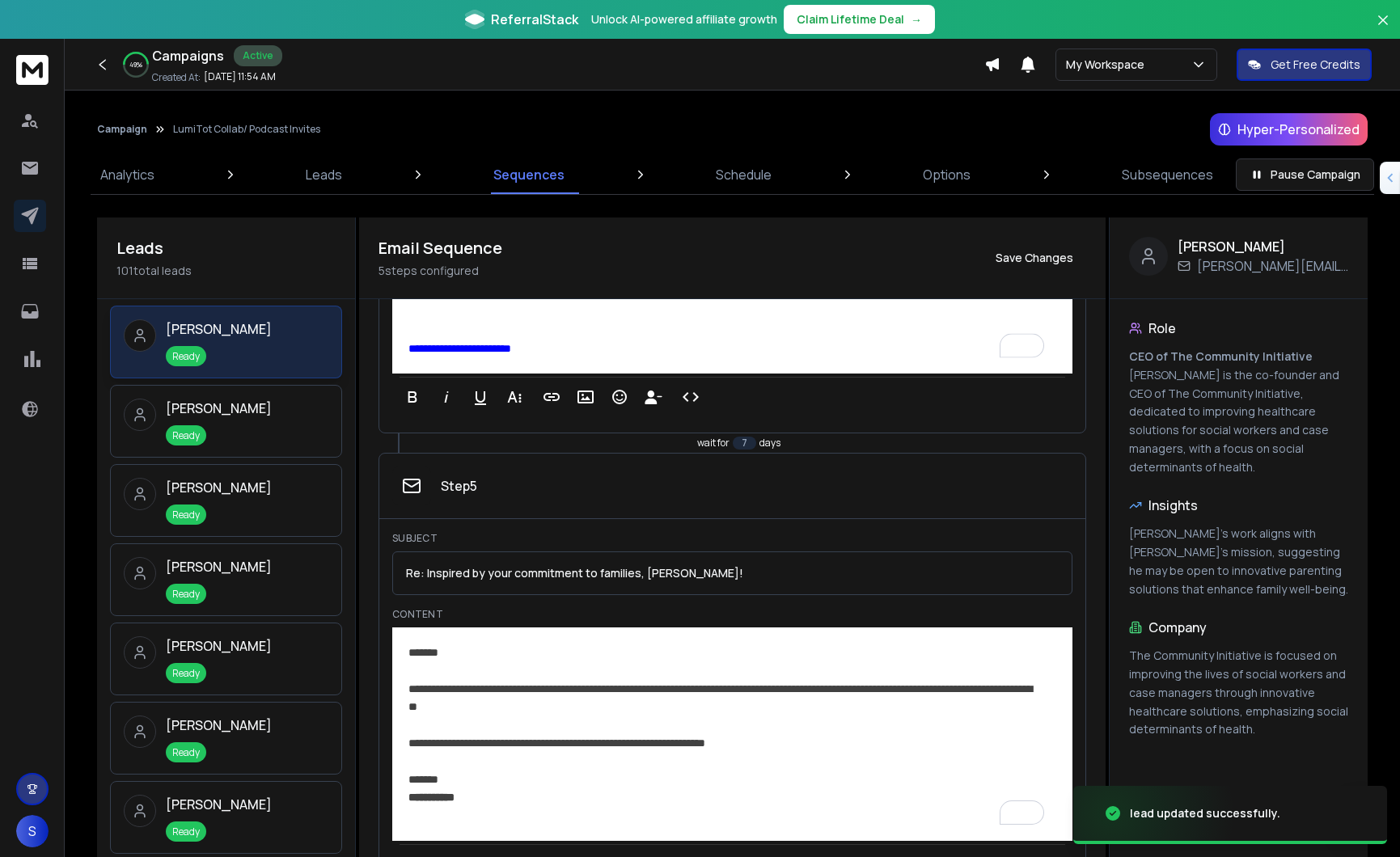
scroll to position [86, 0]
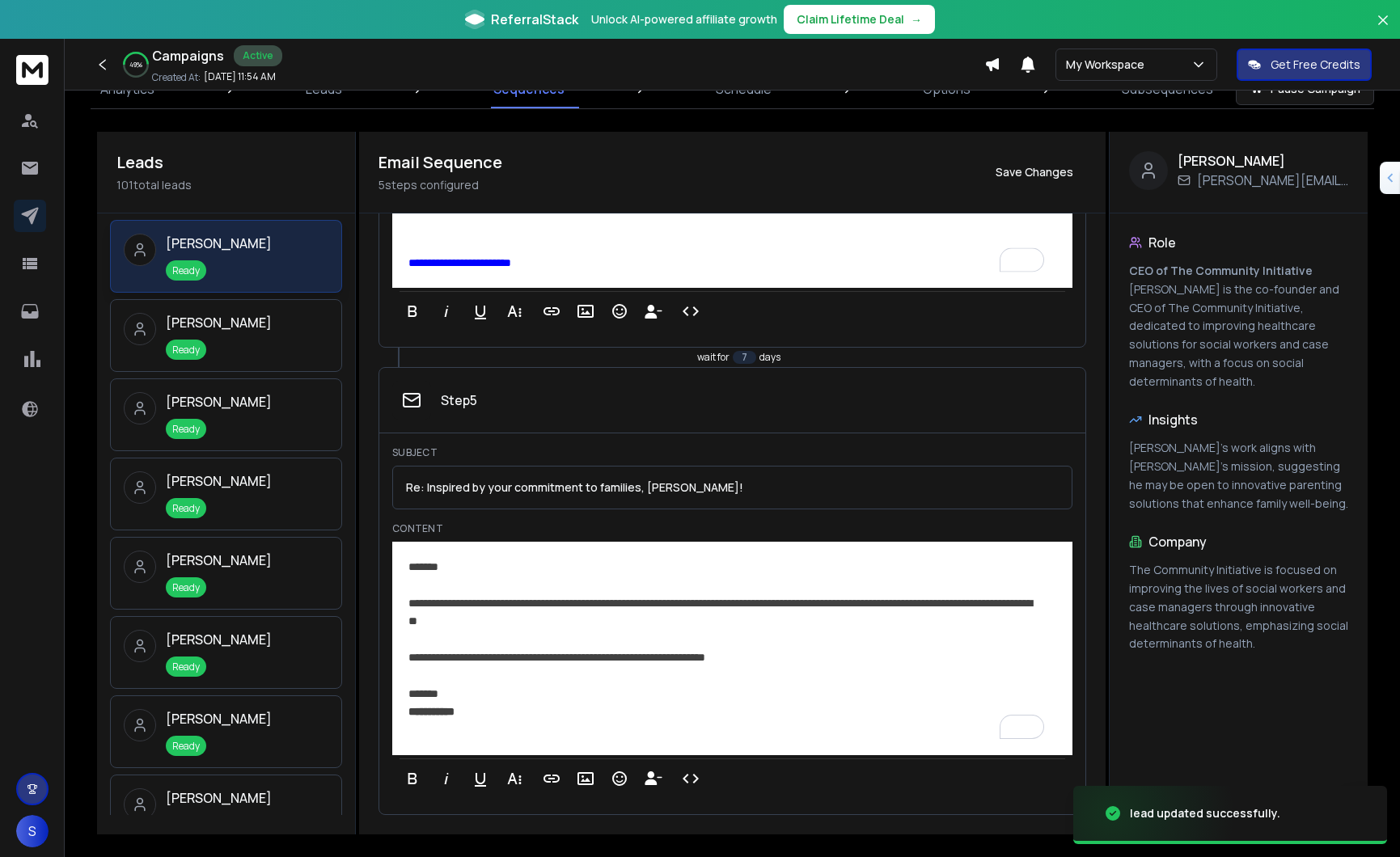
click at [494, 745] on div "**********" at bounding box center [732, 649] width 681 height 214
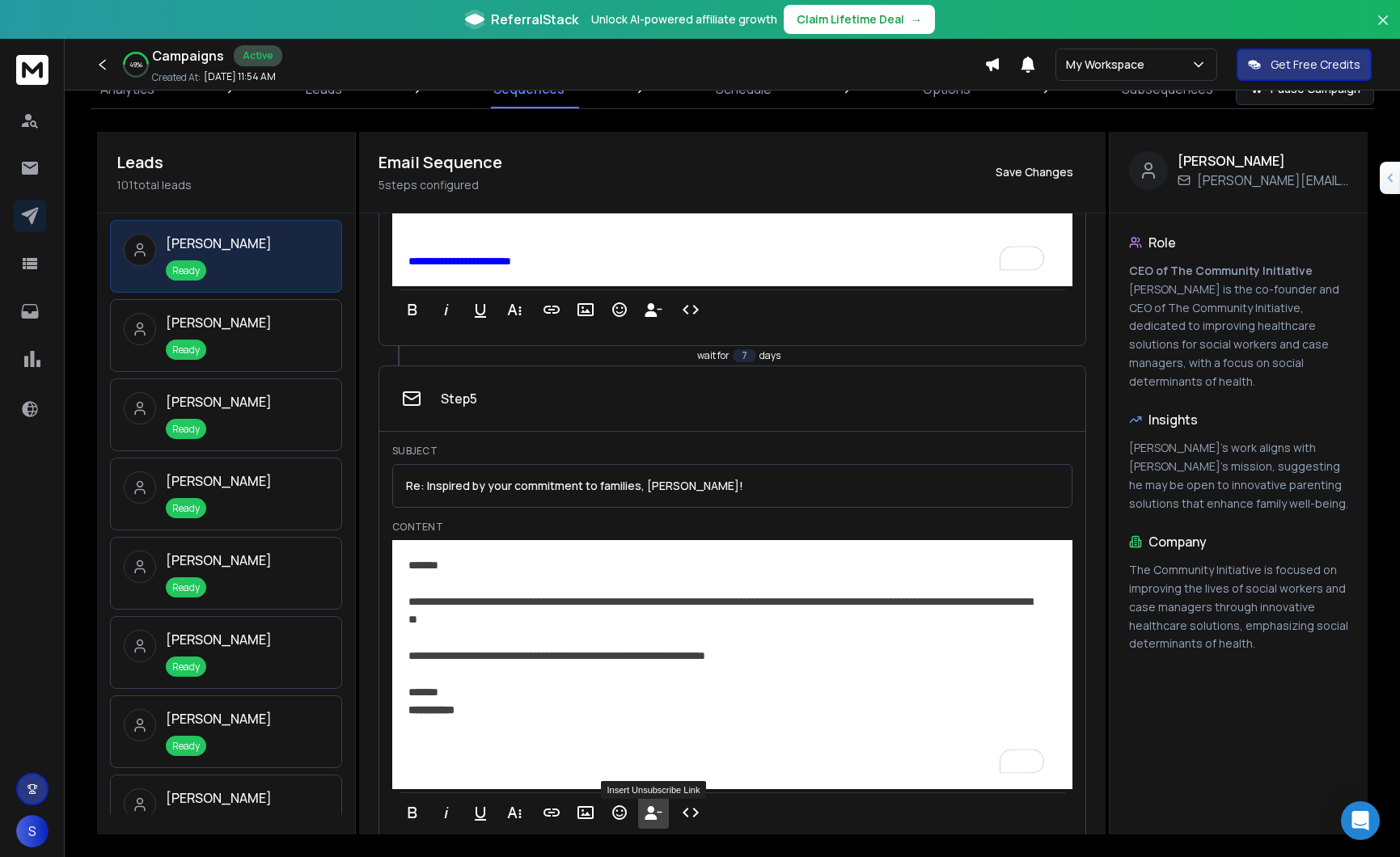
click at [657, 816] on icon "button" at bounding box center [654, 813] width 19 height 14
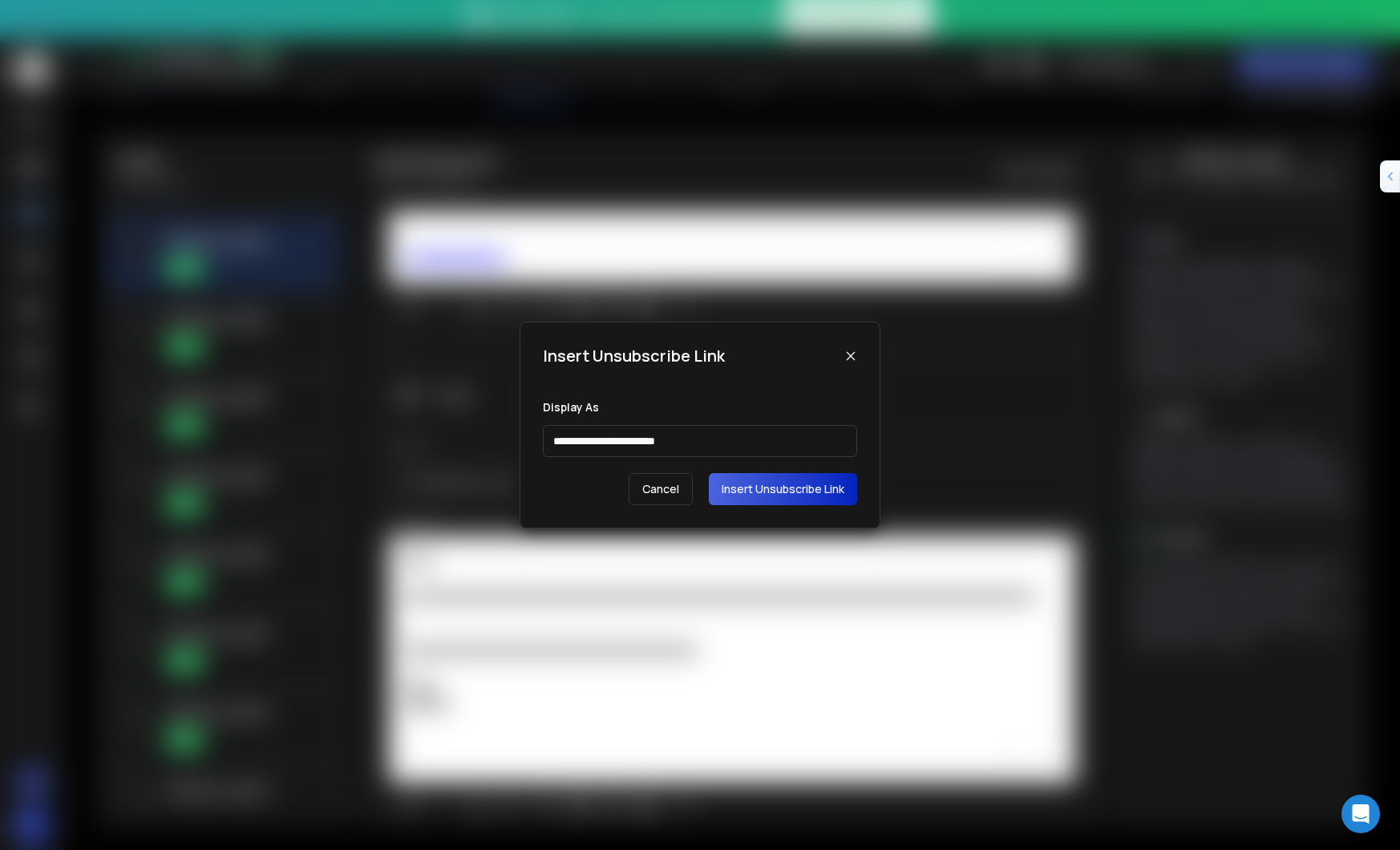
click at [785, 491] on button "Insert Unsubscribe Link" at bounding box center [783, 490] width 148 height 32
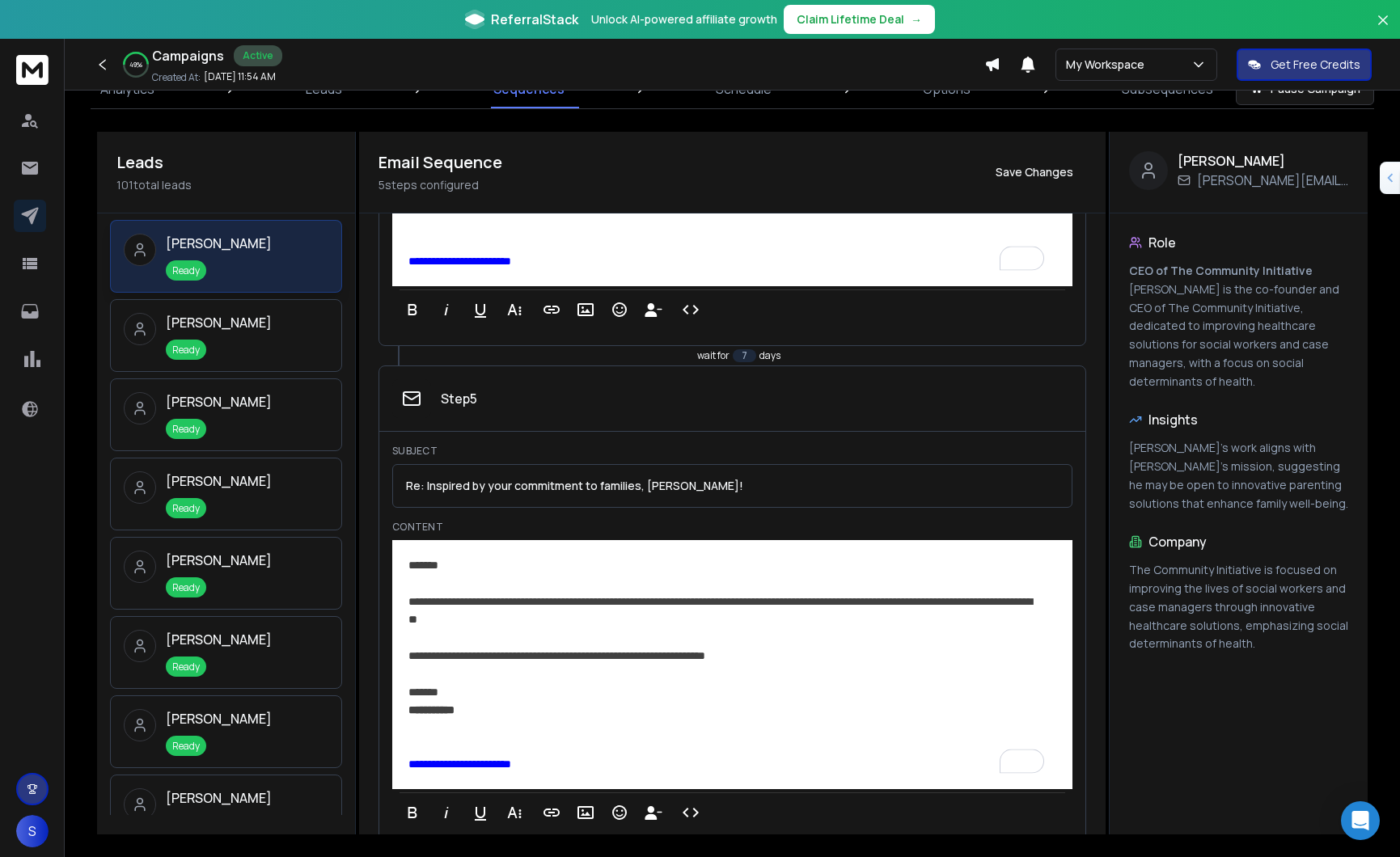
click at [1042, 191] on div "Email Sequence 5 steps configured Save Changes" at bounding box center [732, 172] width 708 height 42
click at [999, 178] on button "Save Changes" at bounding box center [1034, 172] width 104 height 32
click at [1009, 172] on div "Email Sequence 5 steps configured Save Changes" at bounding box center [732, 172] width 708 height 42
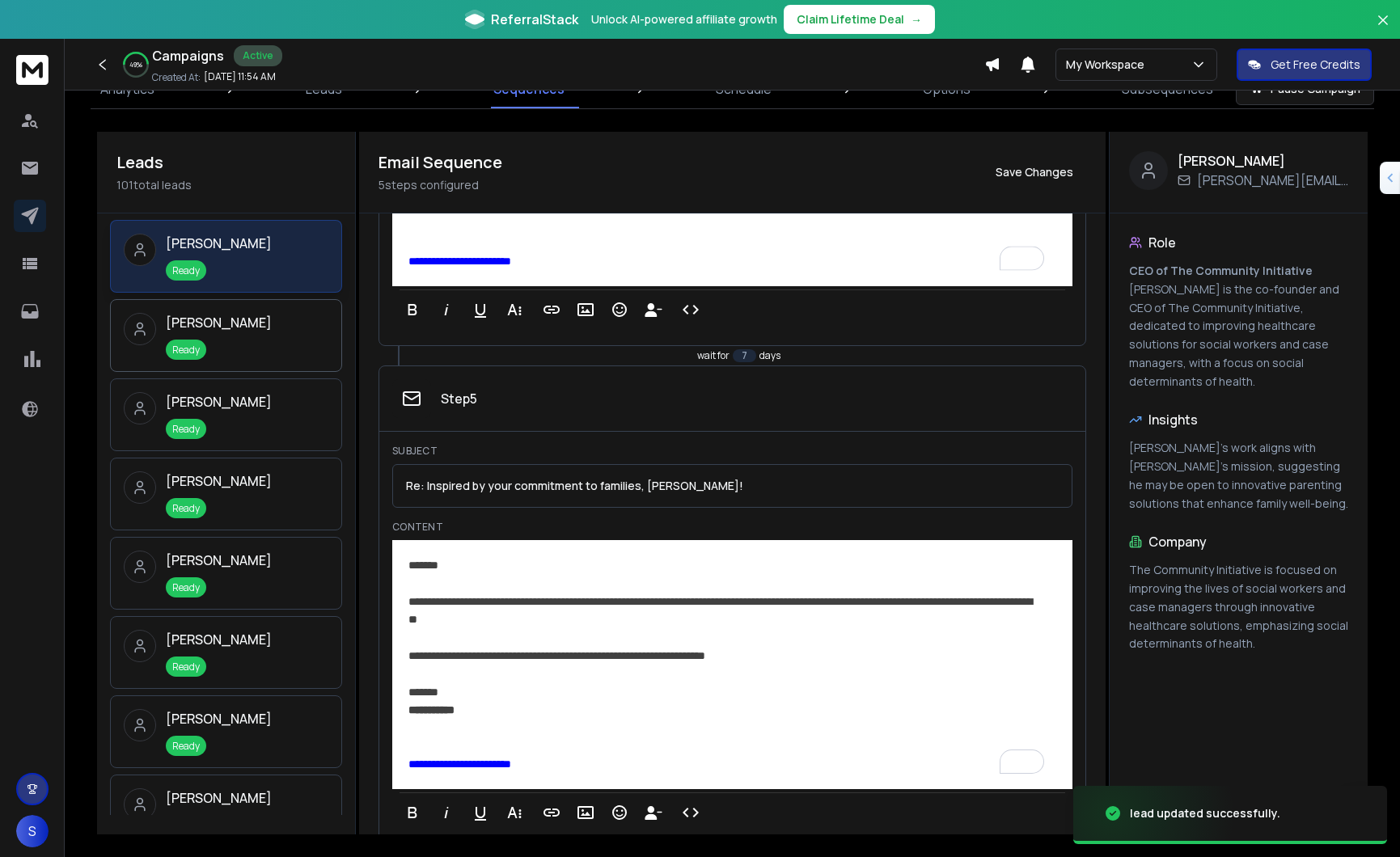
click at [242, 322] on h3 "[PERSON_NAME]" at bounding box center [218, 323] width 106 height 19
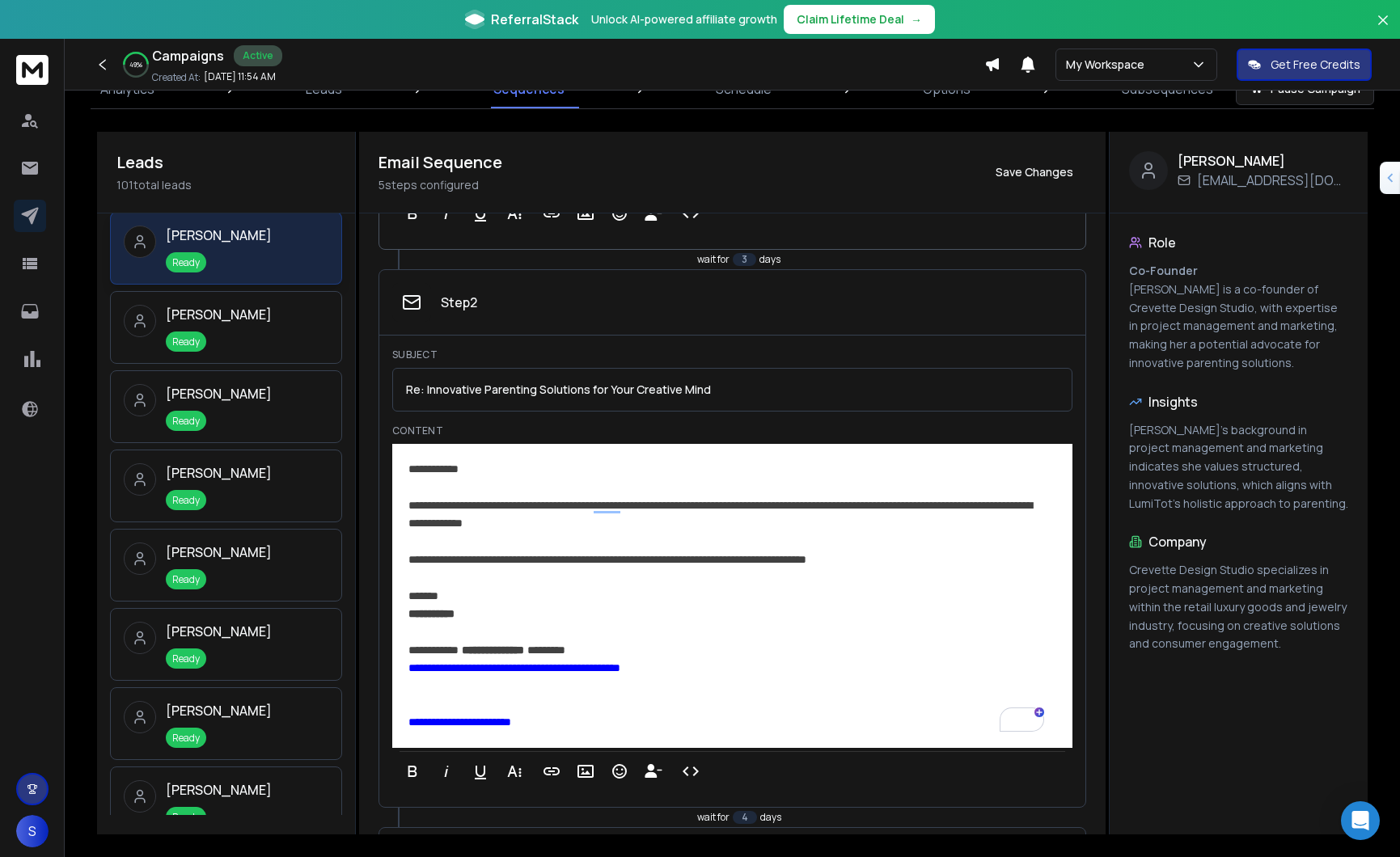
scroll to position [715, 0]
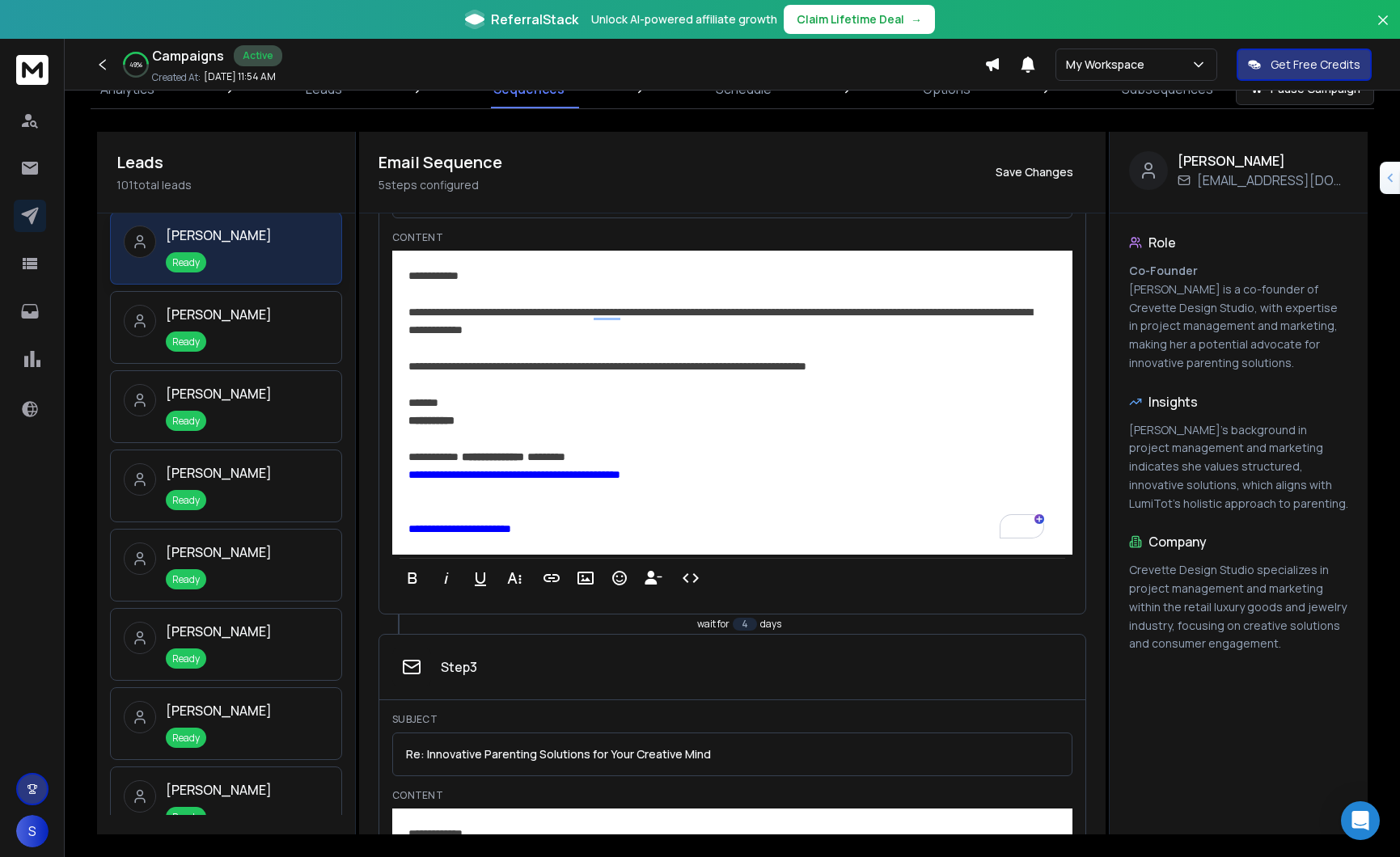
click at [481, 522] on div "**********" at bounding box center [732, 529] width 648 height 18
click at [479, 507] on div "To enrich screen reader interactions, please activate Accessibility in Grammarl…" at bounding box center [732, 511] width 648 height 18
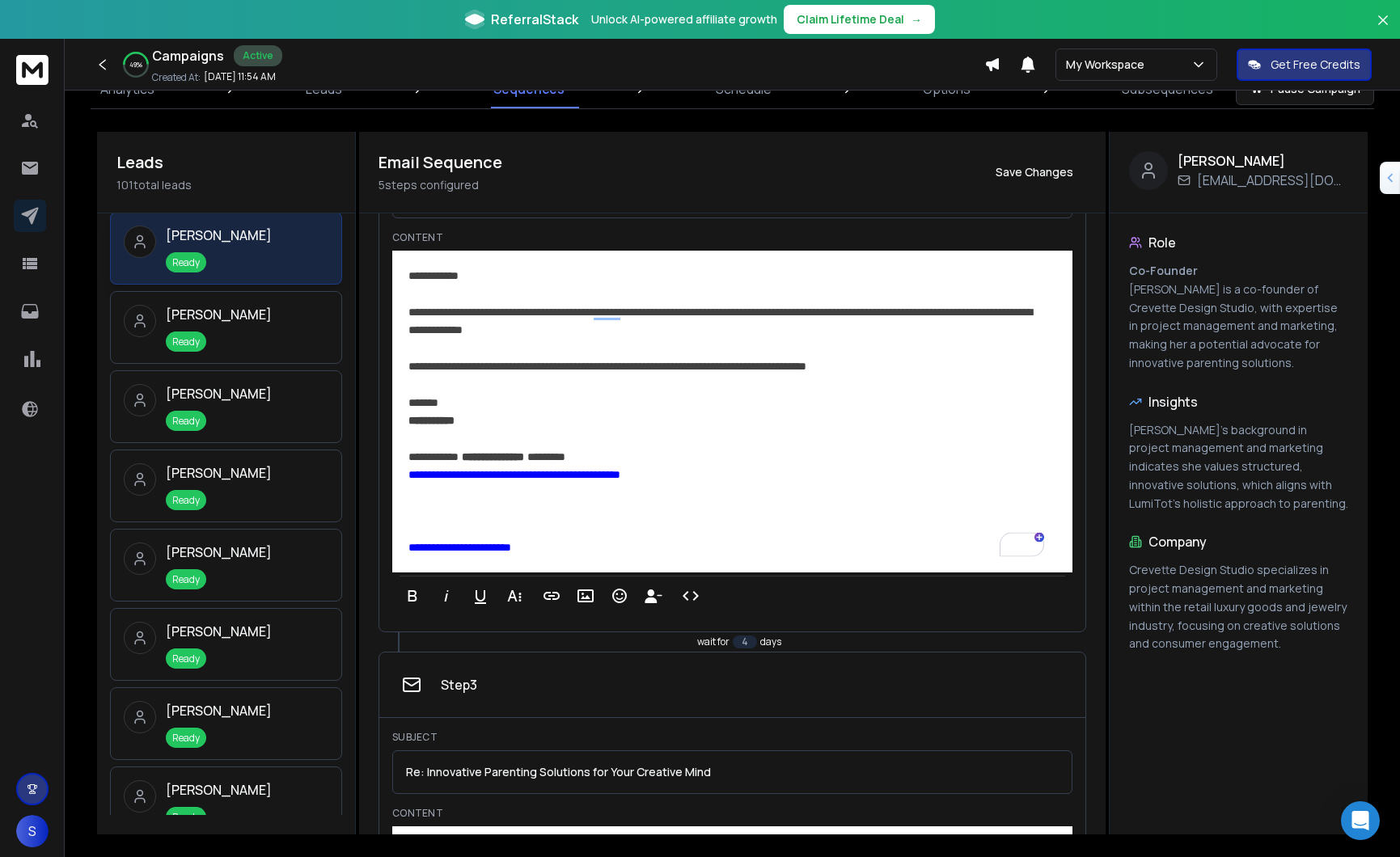
click at [1036, 177] on button "Save Changes" at bounding box center [1034, 172] width 104 height 32
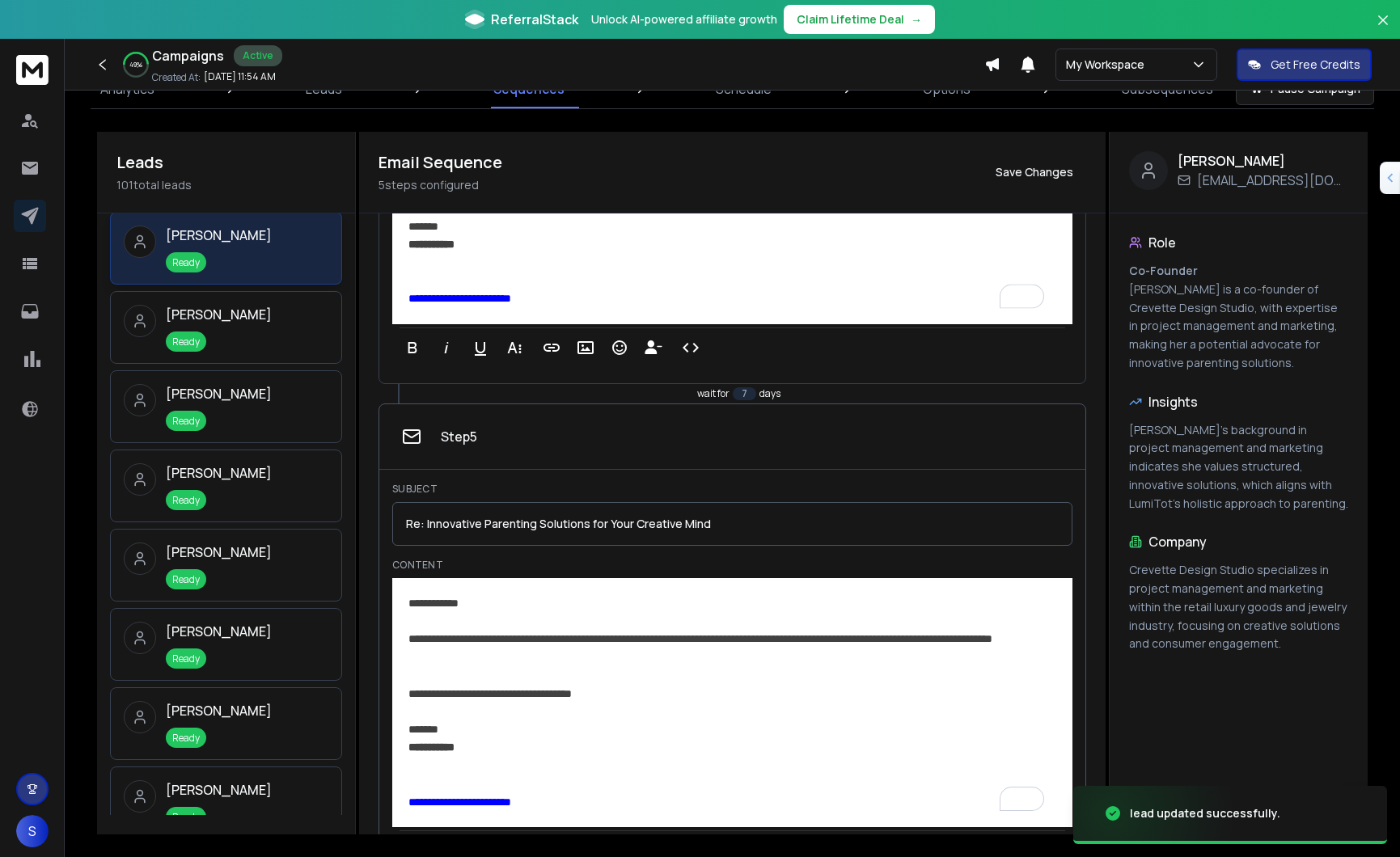
scroll to position [1989, 0]
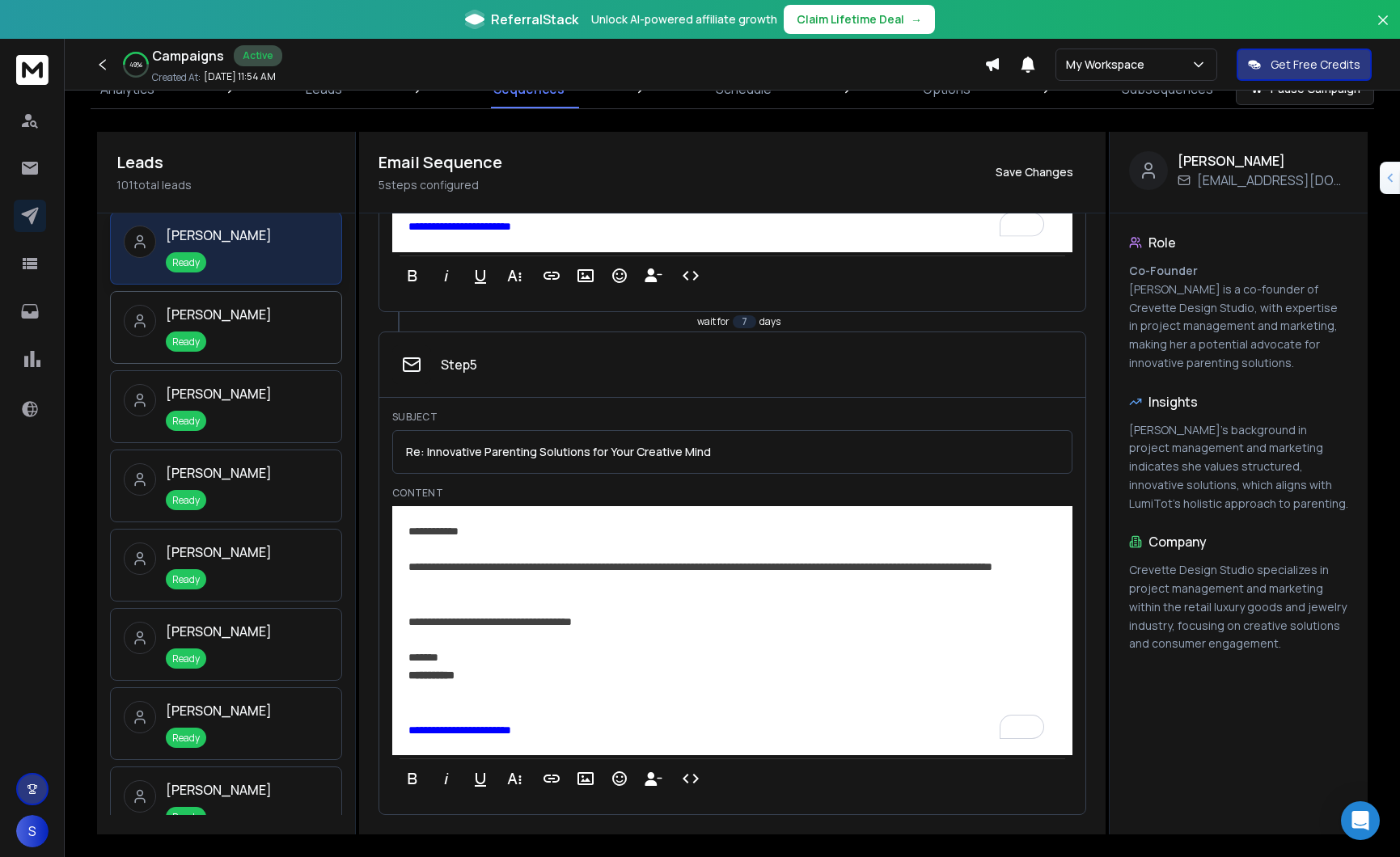
click at [257, 332] on div "Ready" at bounding box center [247, 341] width 163 height 19
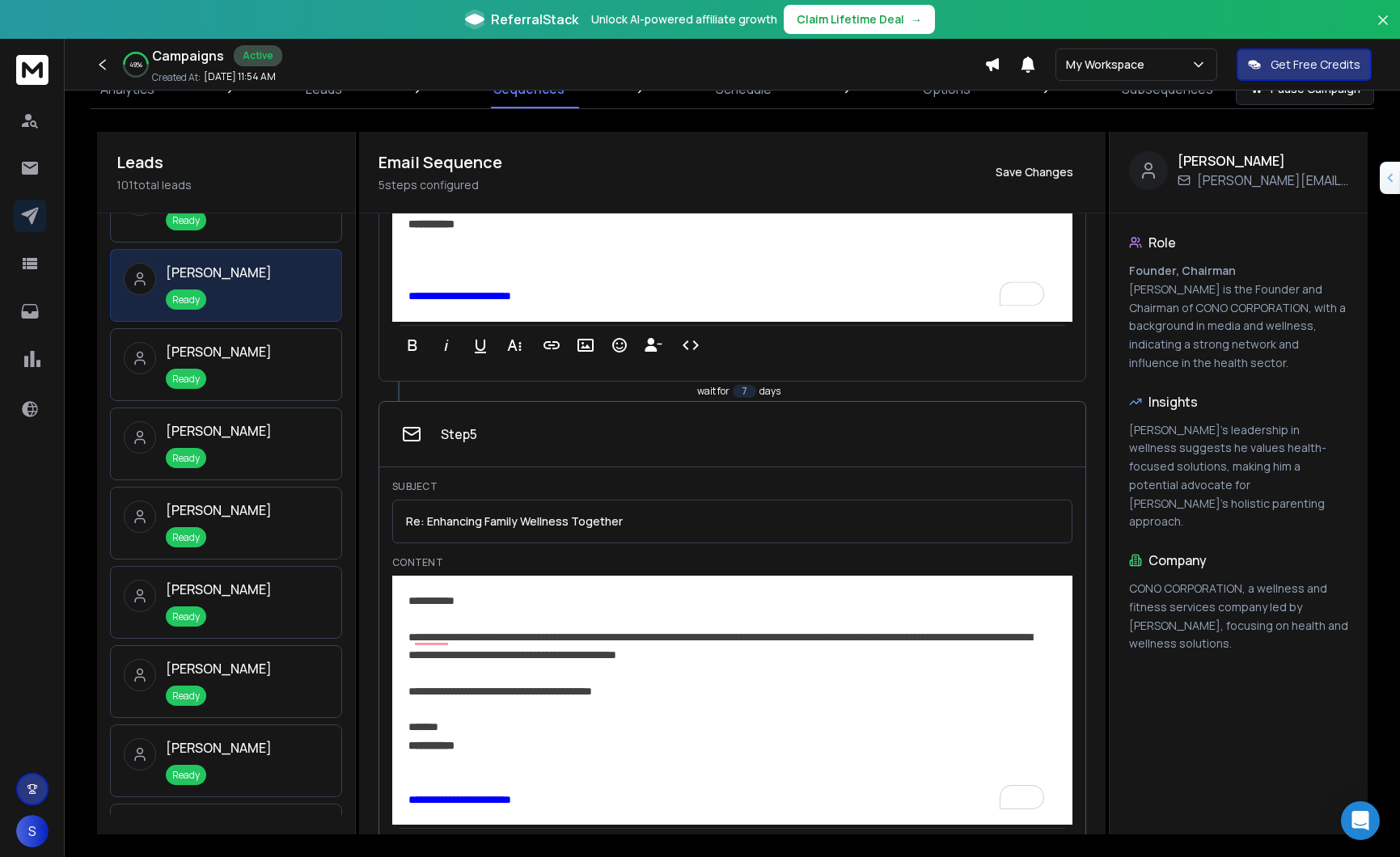
scroll to position [2098, 0]
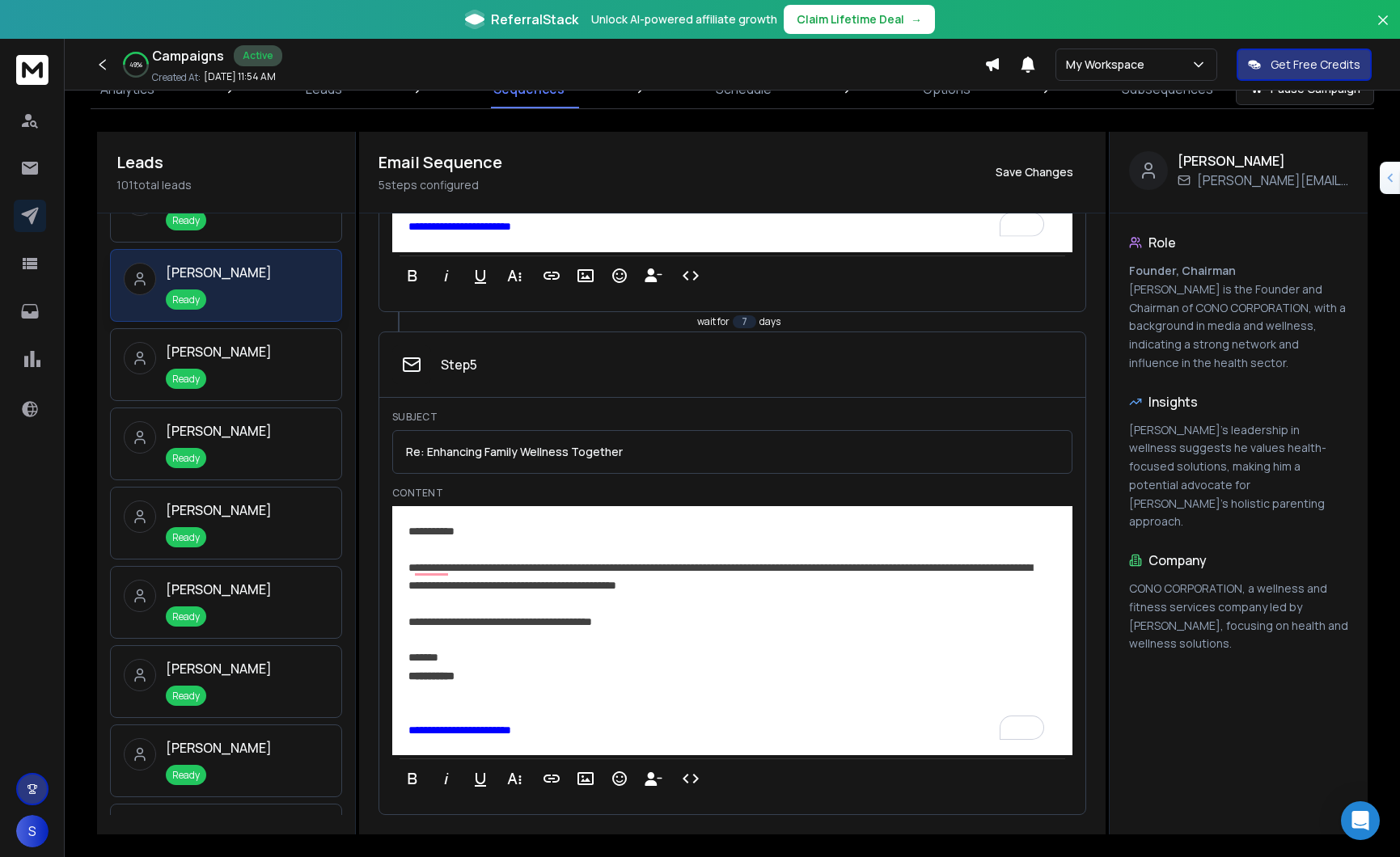
click at [1027, 168] on button "Save Changes" at bounding box center [1034, 172] width 104 height 32
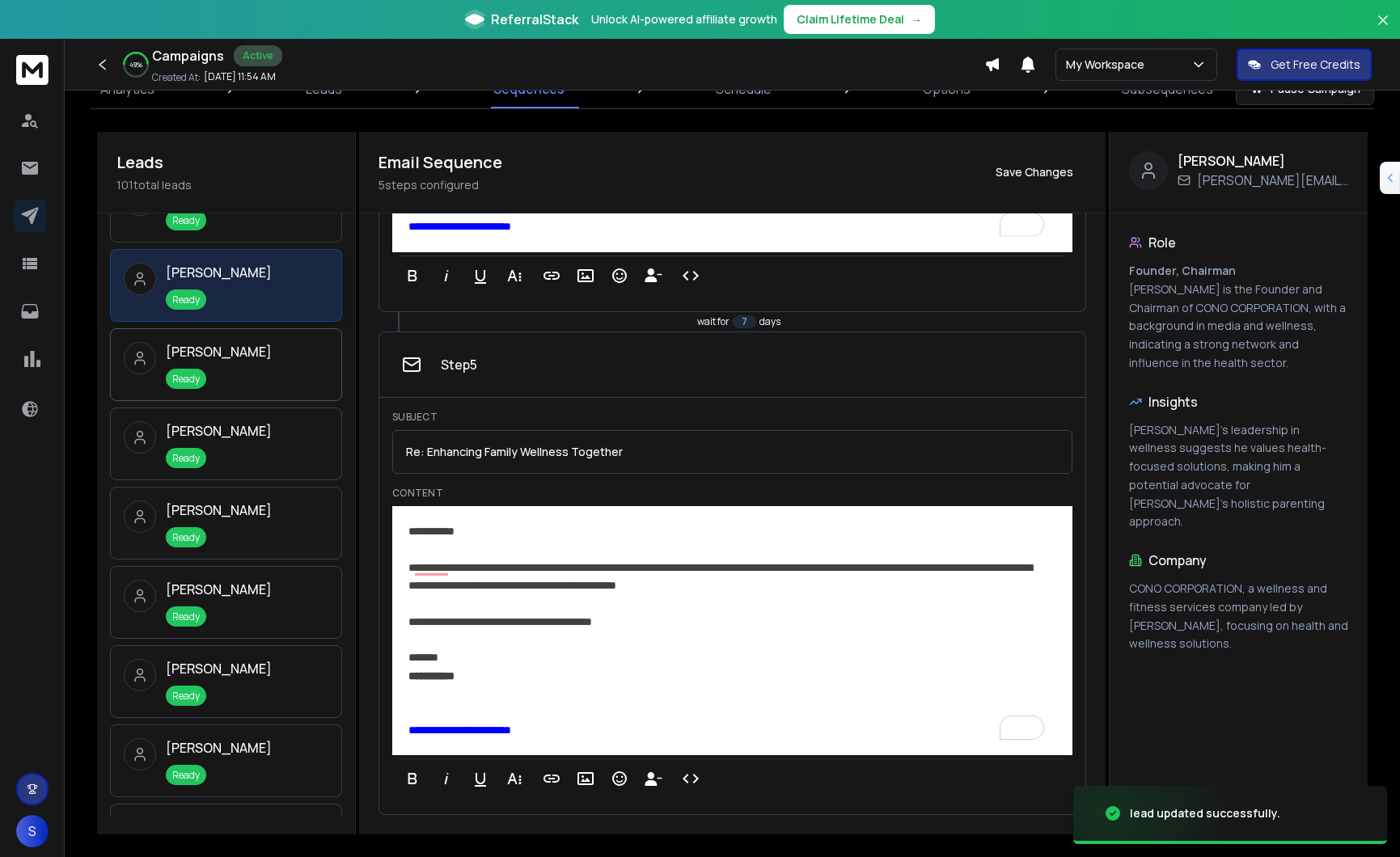
click at [261, 361] on div "[PERSON_NAME]" at bounding box center [247, 352] width 163 height 19
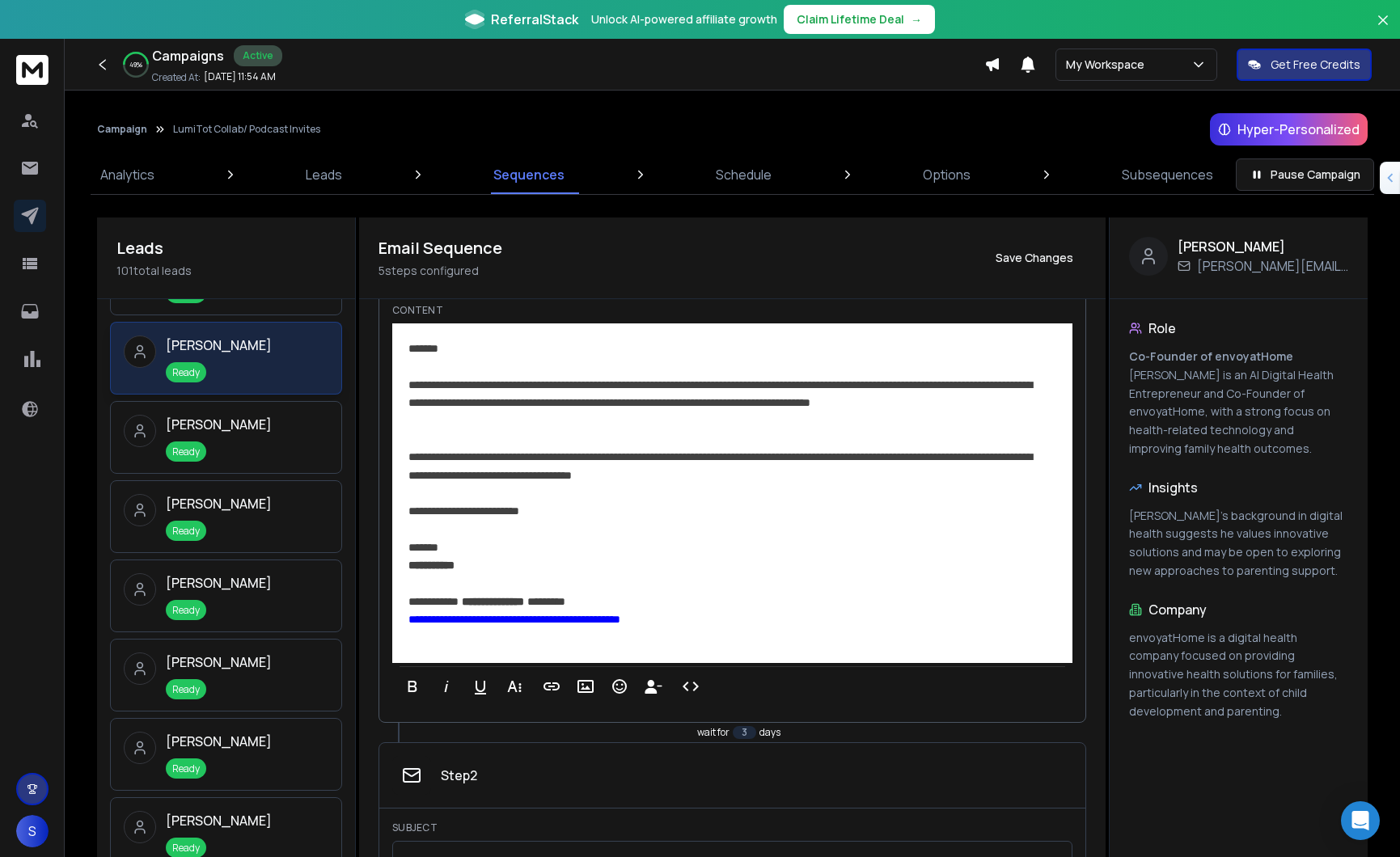
scroll to position [0, 0]
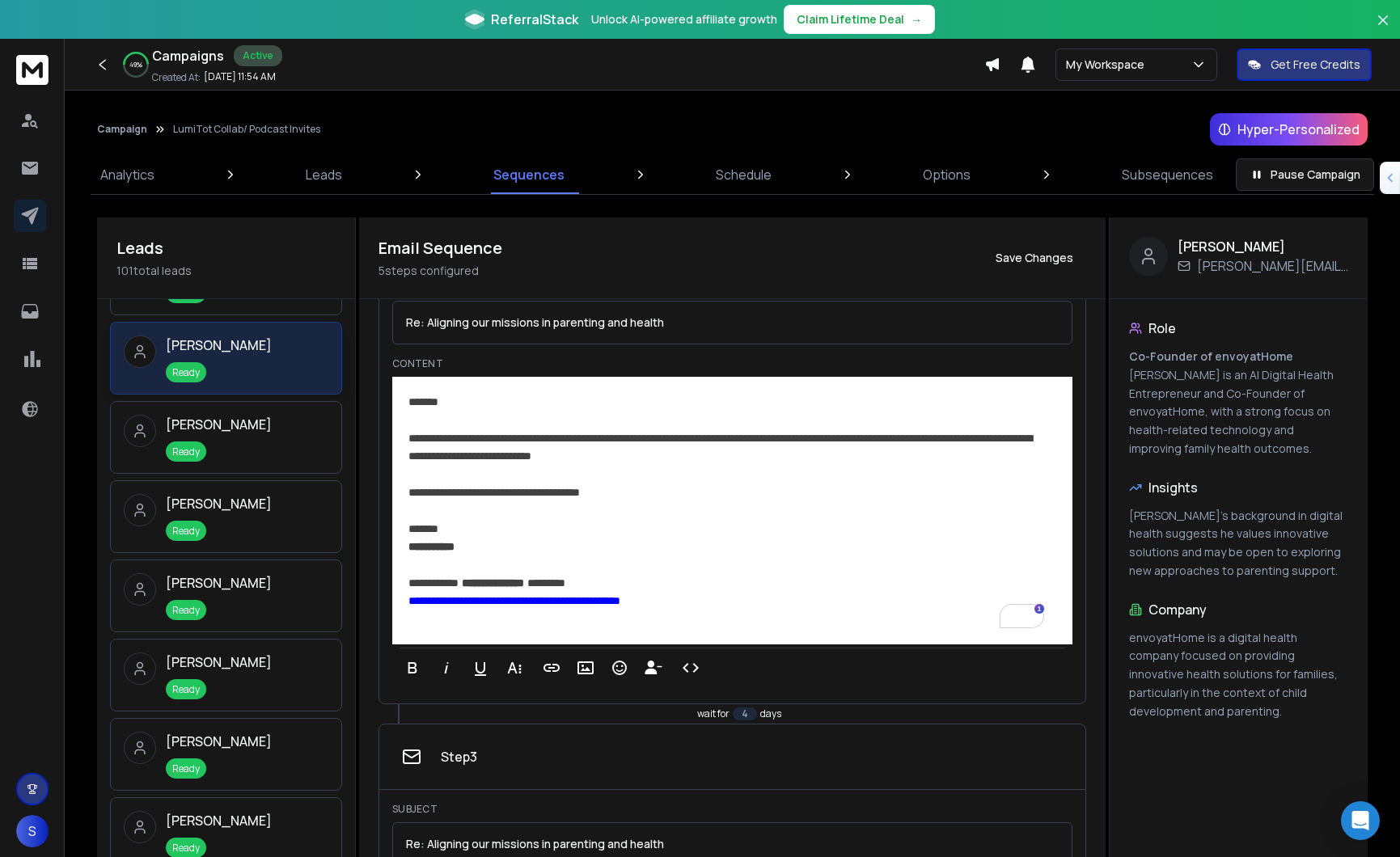
click at [540, 628] on div "**********" at bounding box center [732, 511] width 681 height 268
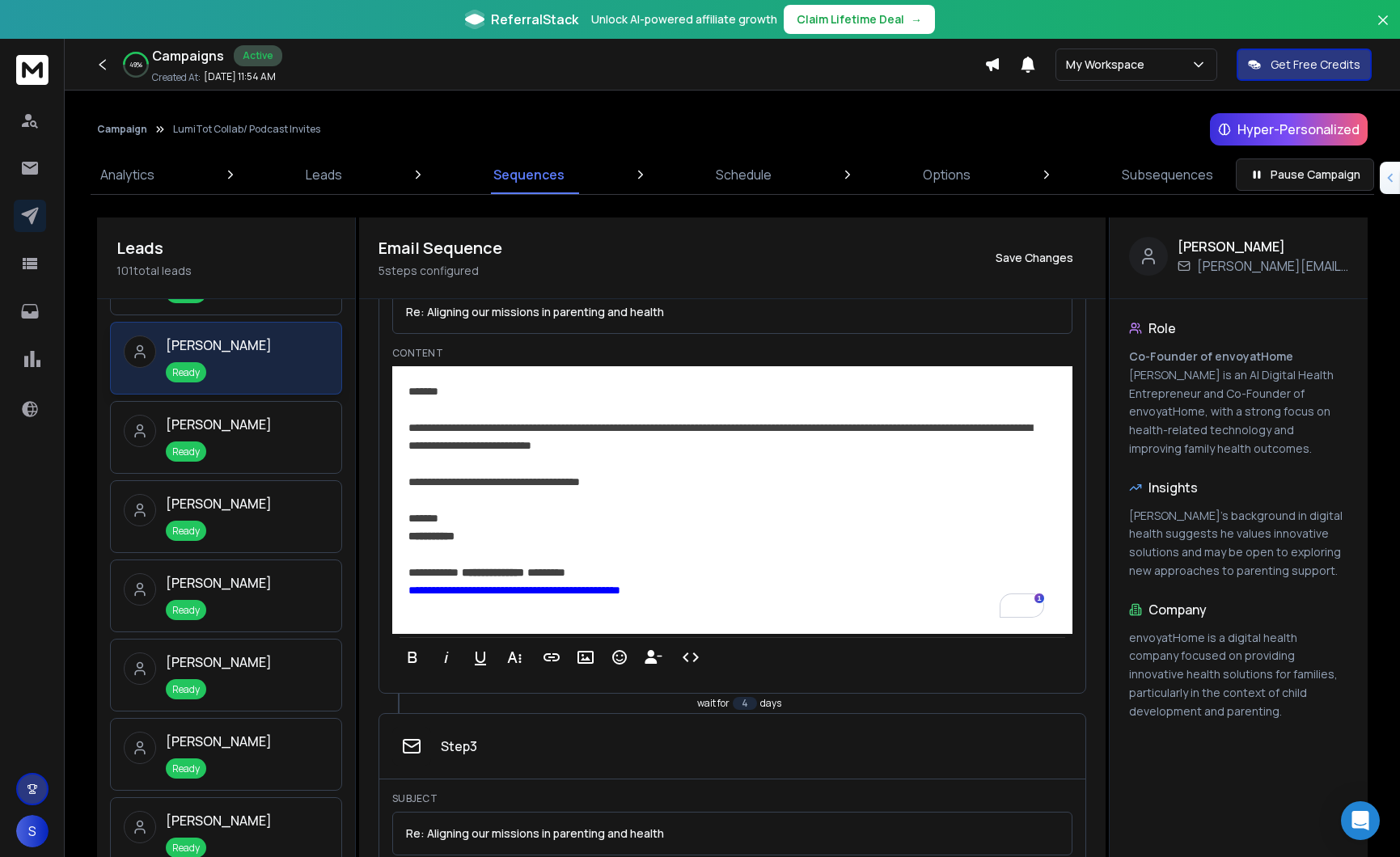
scroll to position [711, 0]
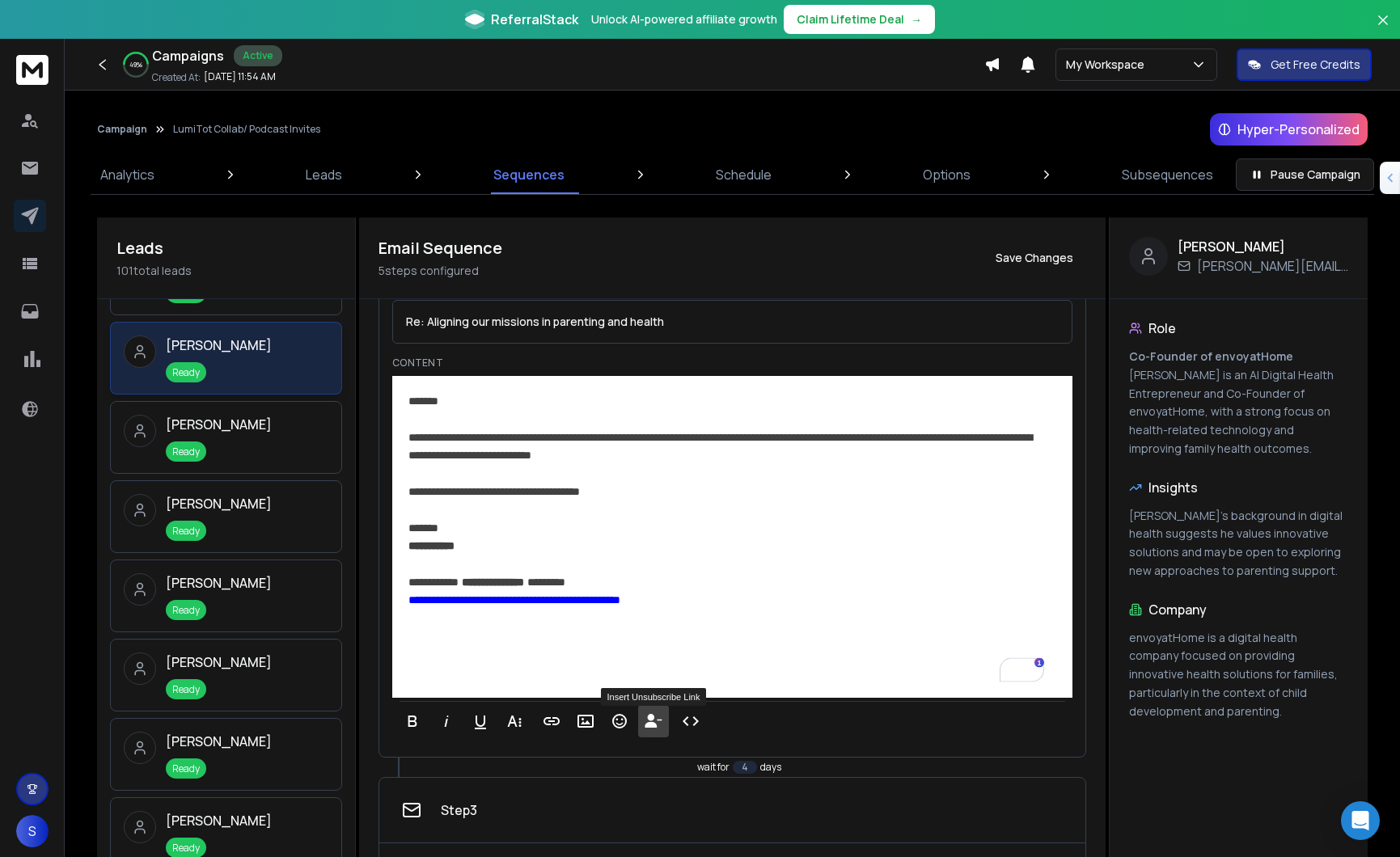
click at [644, 718] on icon "button" at bounding box center [654, 721] width 19 height 14
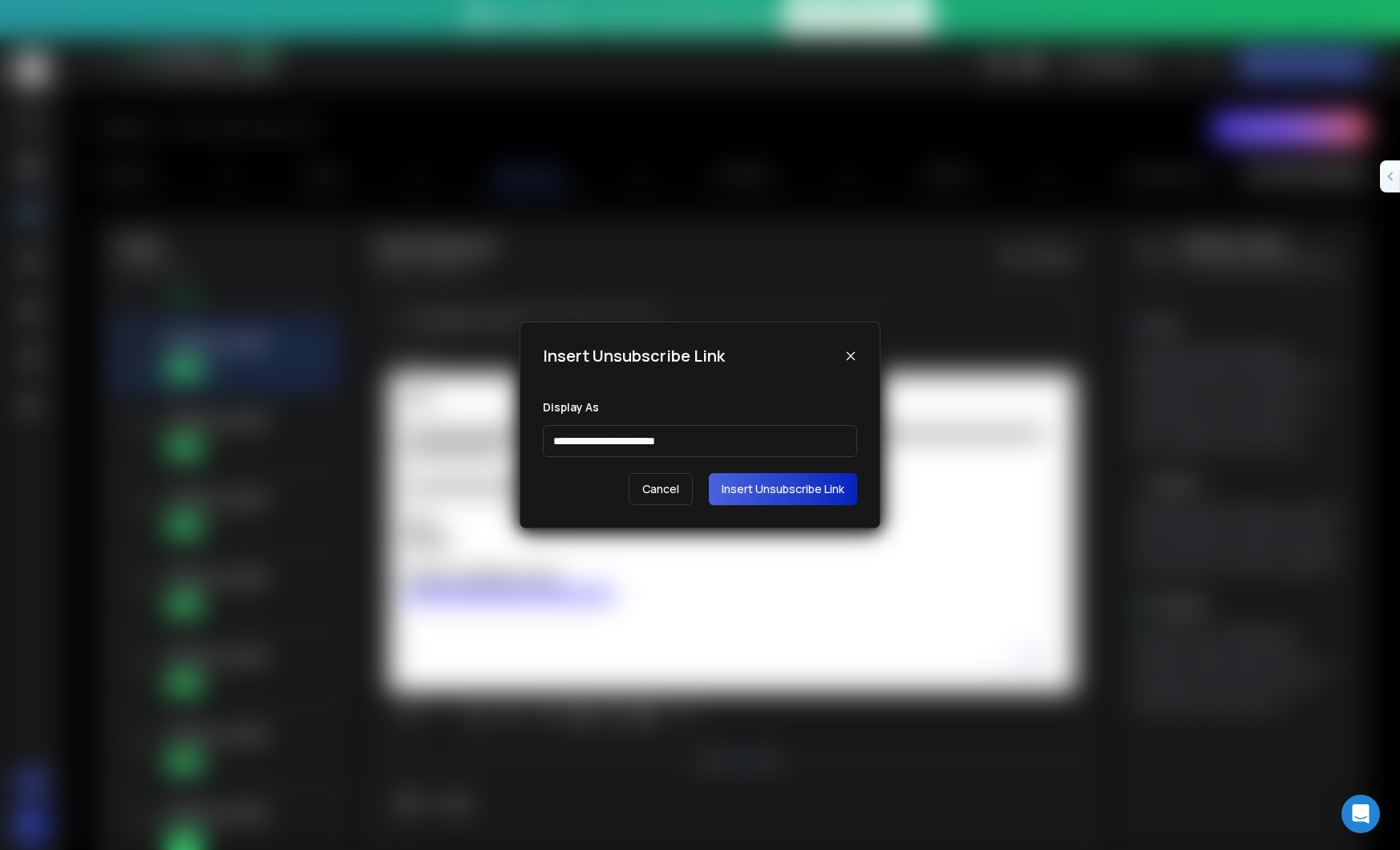
click at [783, 486] on button "Insert Unsubscribe Link" at bounding box center [783, 490] width 148 height 32
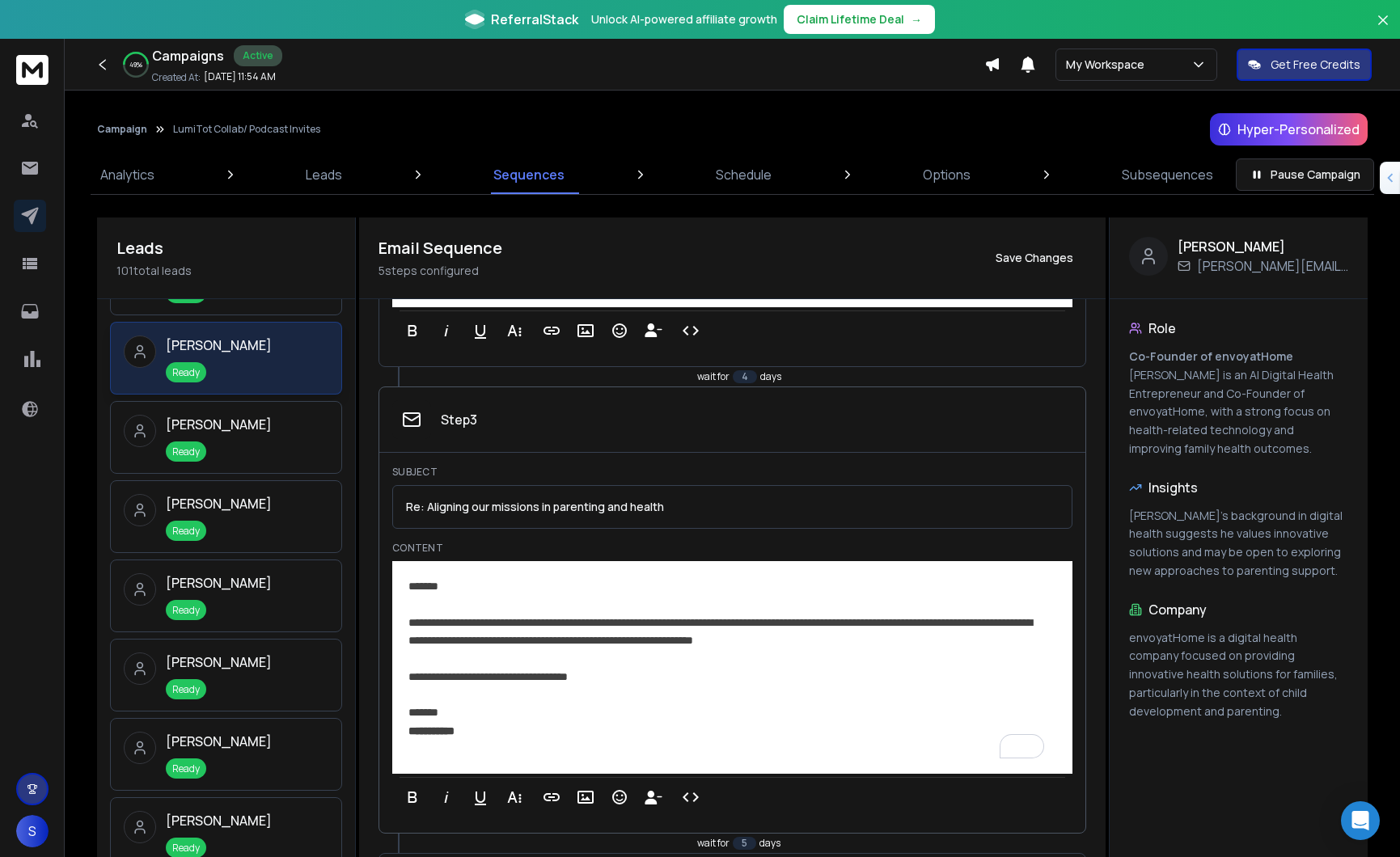
scroll to position [1278, 0]
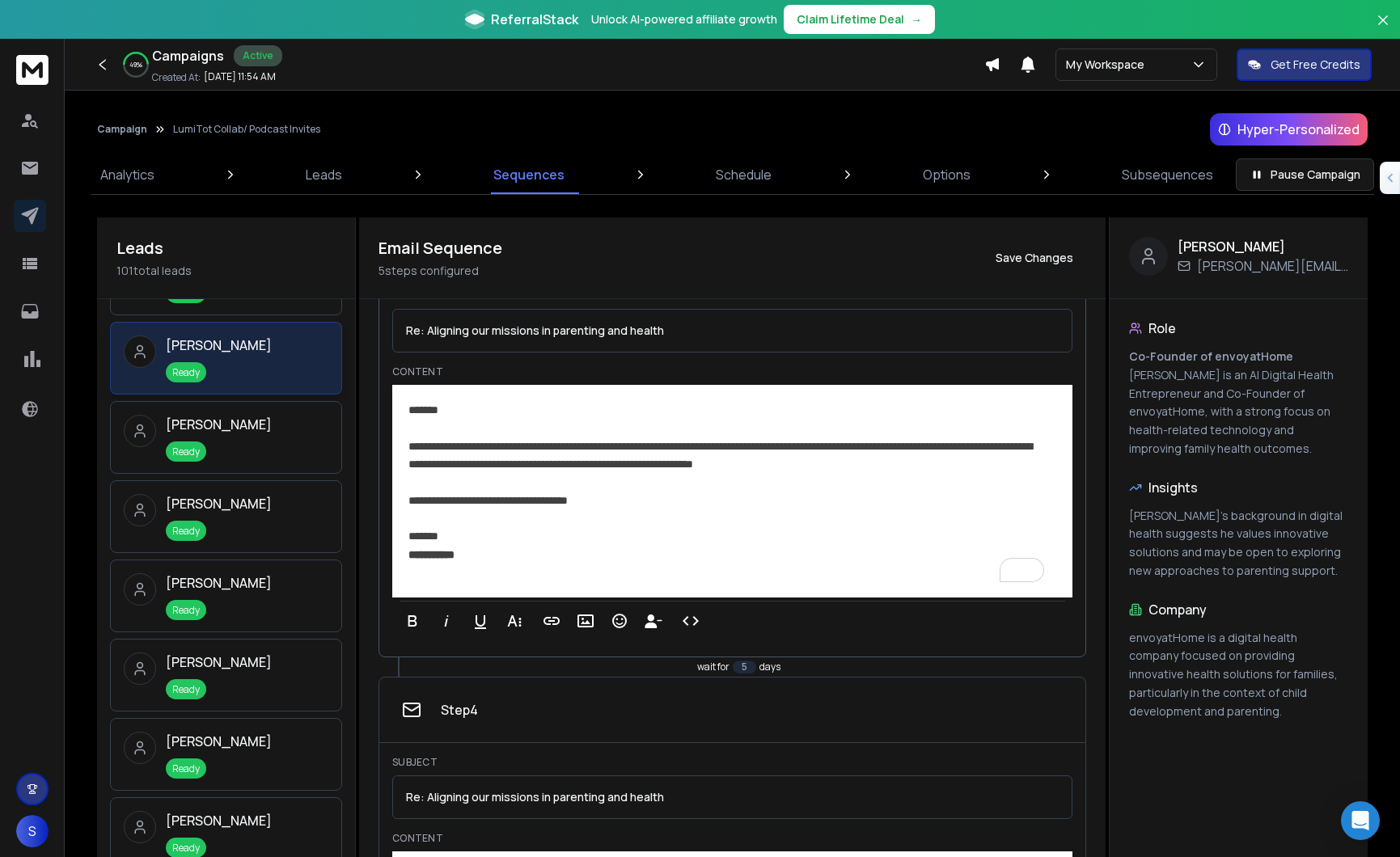
click at [473, 578] on div "To enrich screen reader interactions, please activate Accessibility in Grammarl…" at bounding box center [732, 573] width 648 height 18
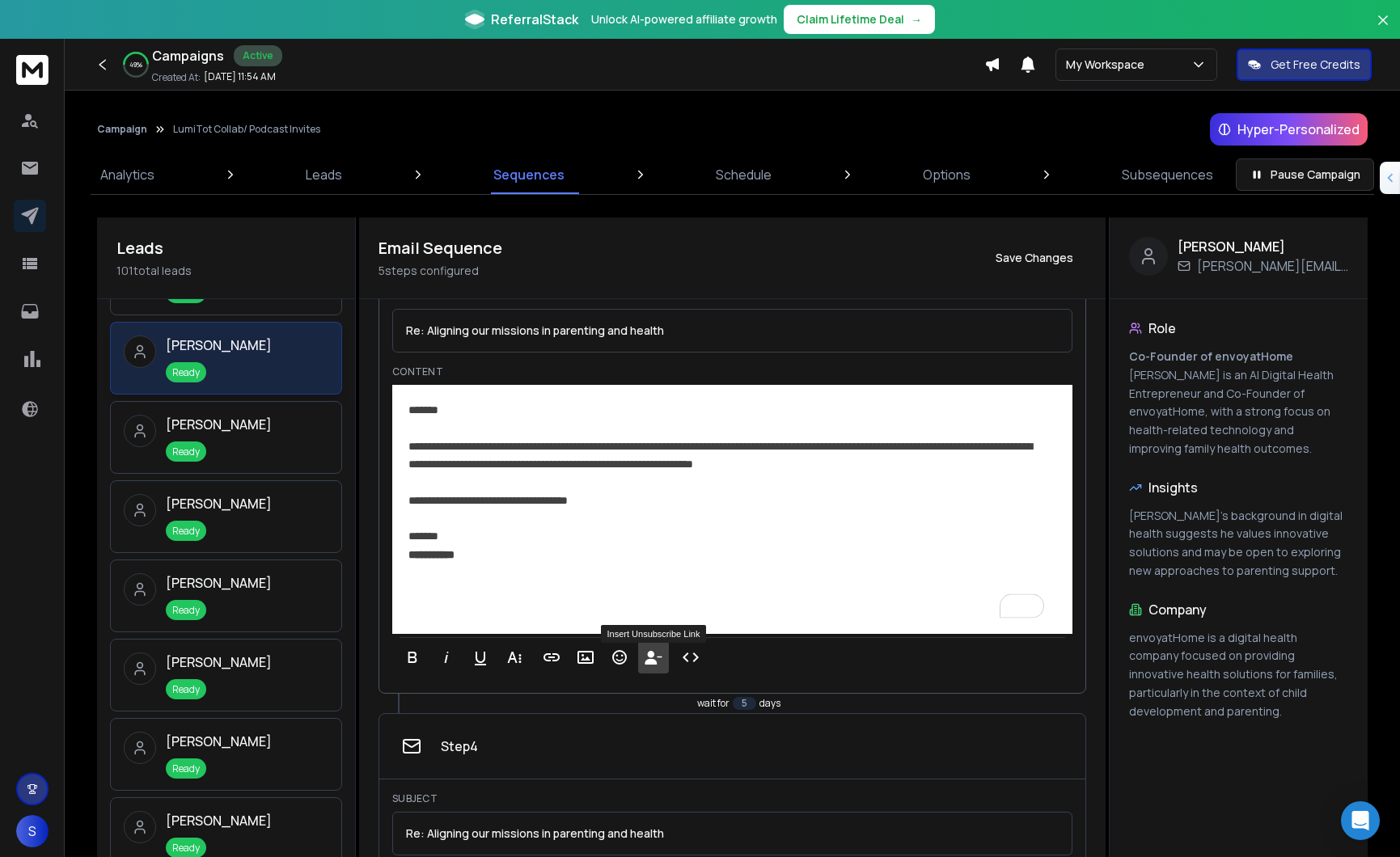
click at [666, 668] on button "Insert Unsubscribe Link" at bounding box center [654, 658] width 31 height 32
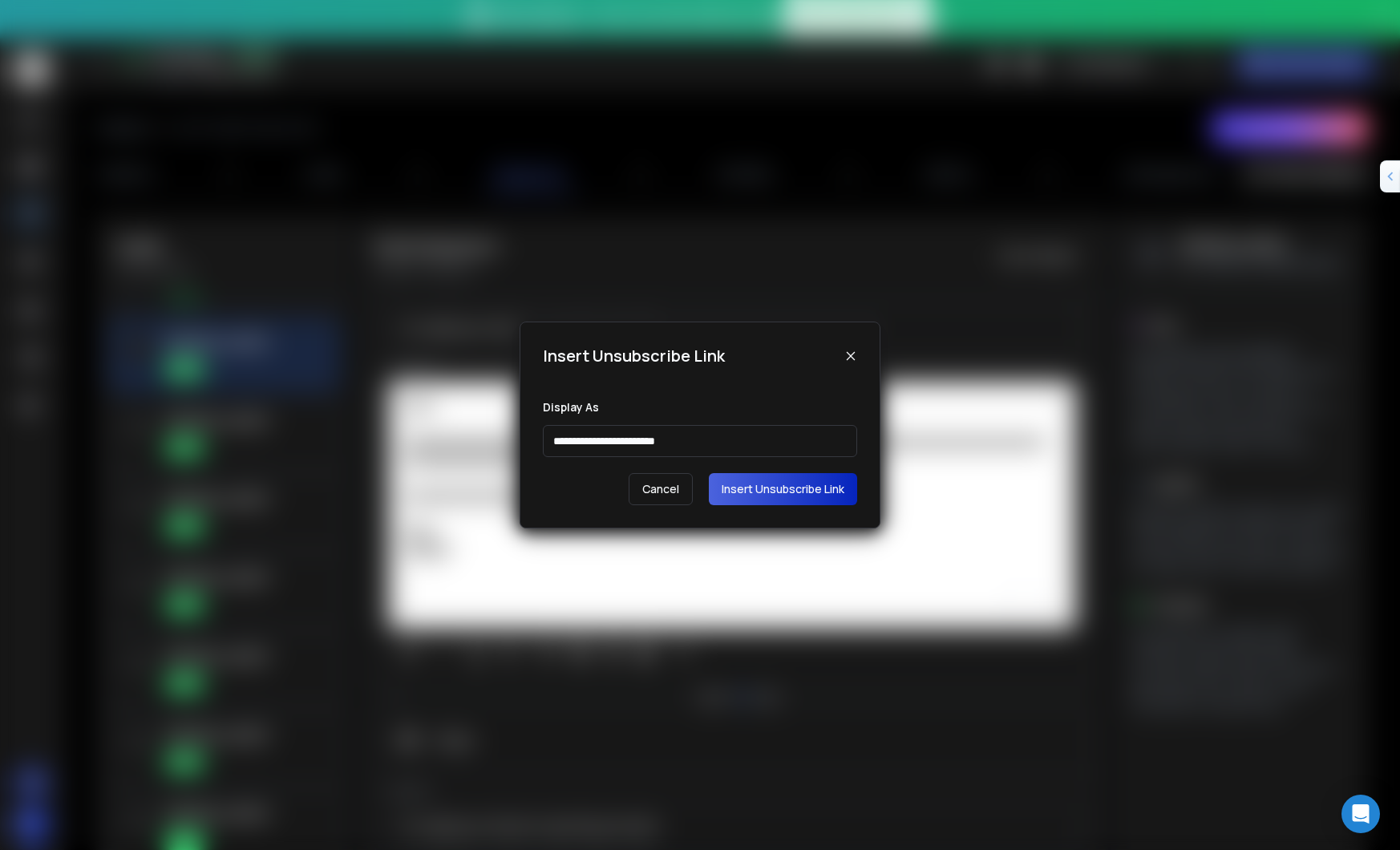
click at [758, 478] on button "Insert Unsubscribe Link" at bounding box center [783, 490] width 148 height 32
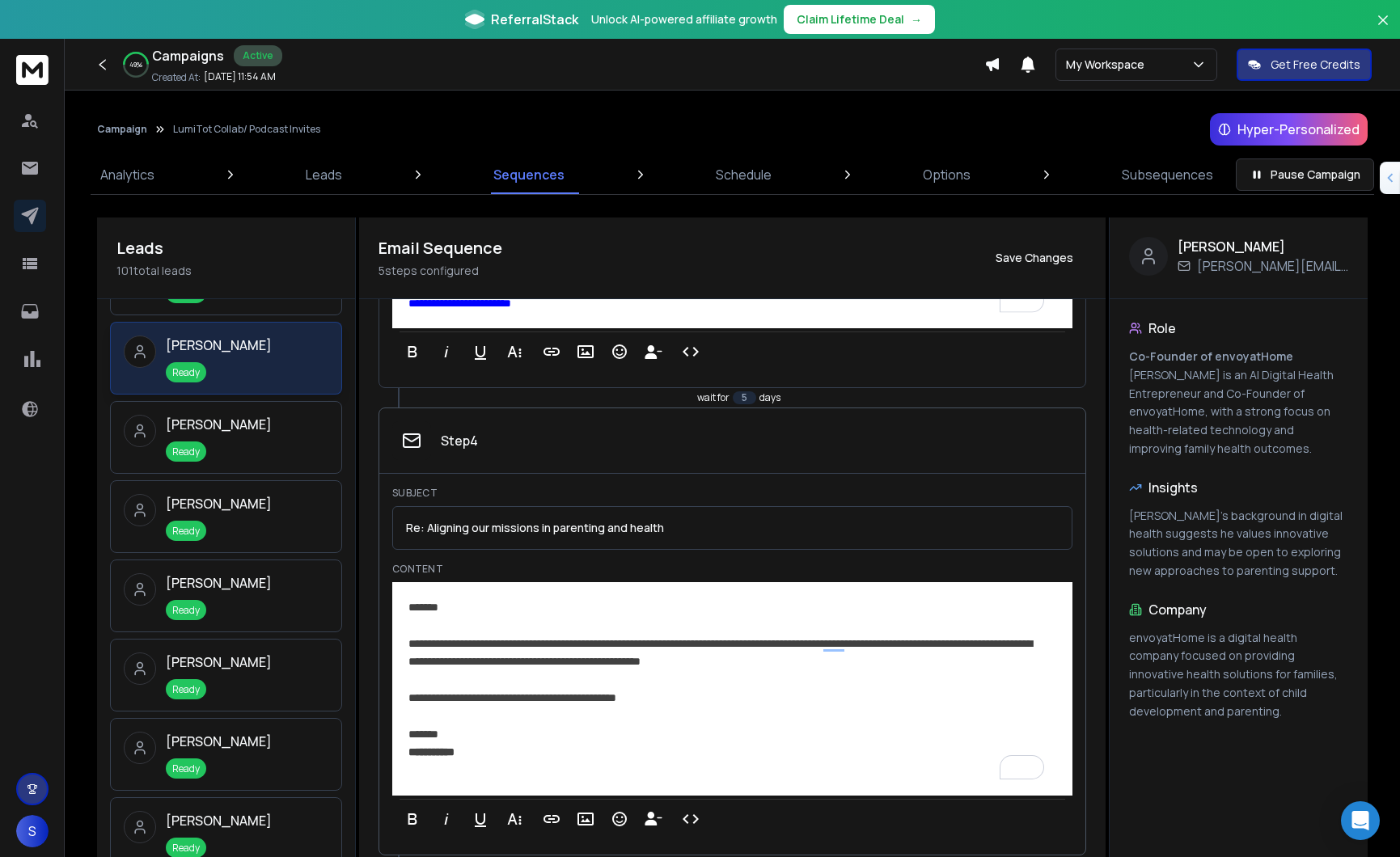
scroll to position [1769, 0]
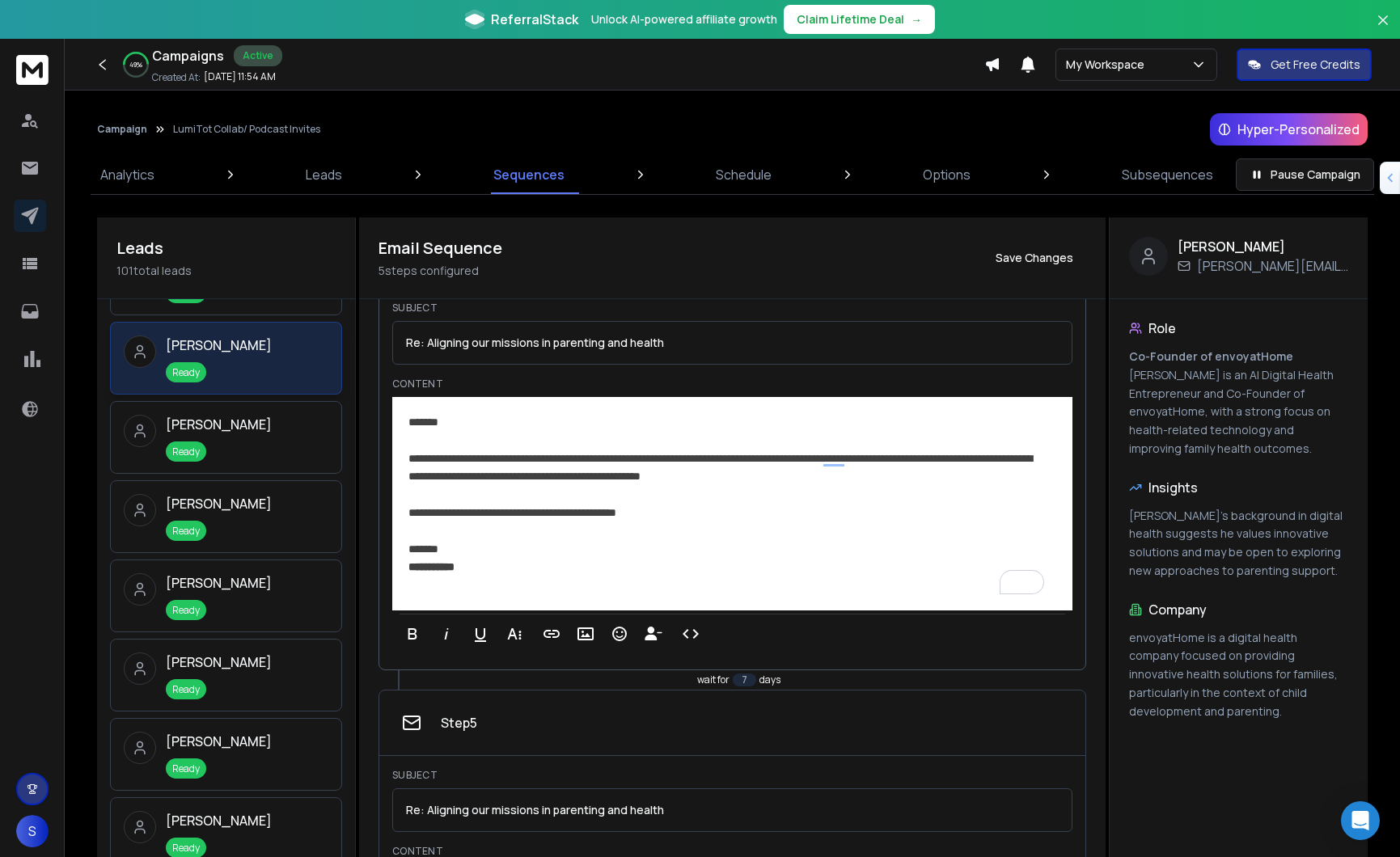
click at [454, 596] on div "**********" at bounding box center [732, 504] width 681 height 214
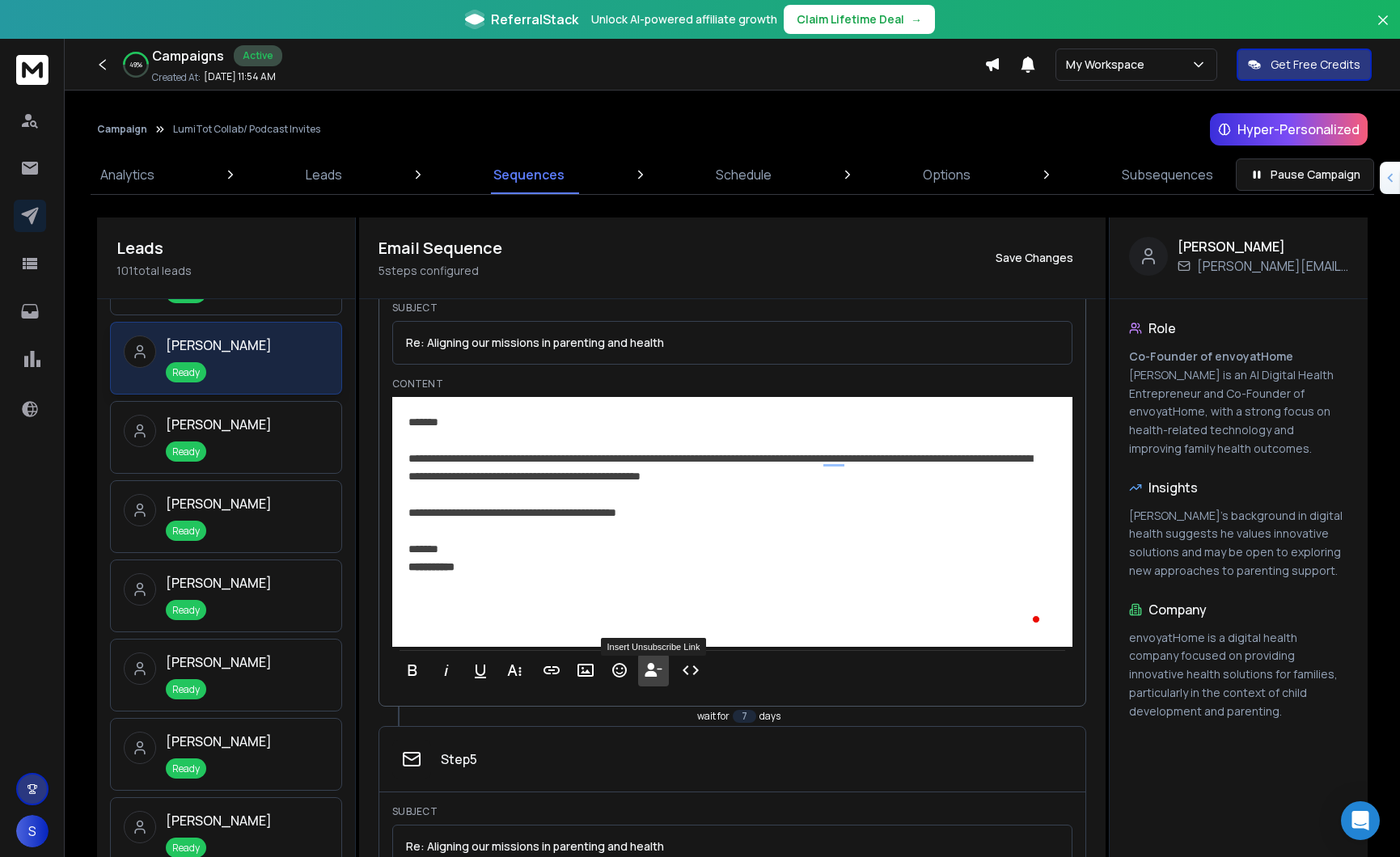
click at [651, 681] on button "Insert Unsubscribe Link" at bounding box center [654, 671] width 31 height 32
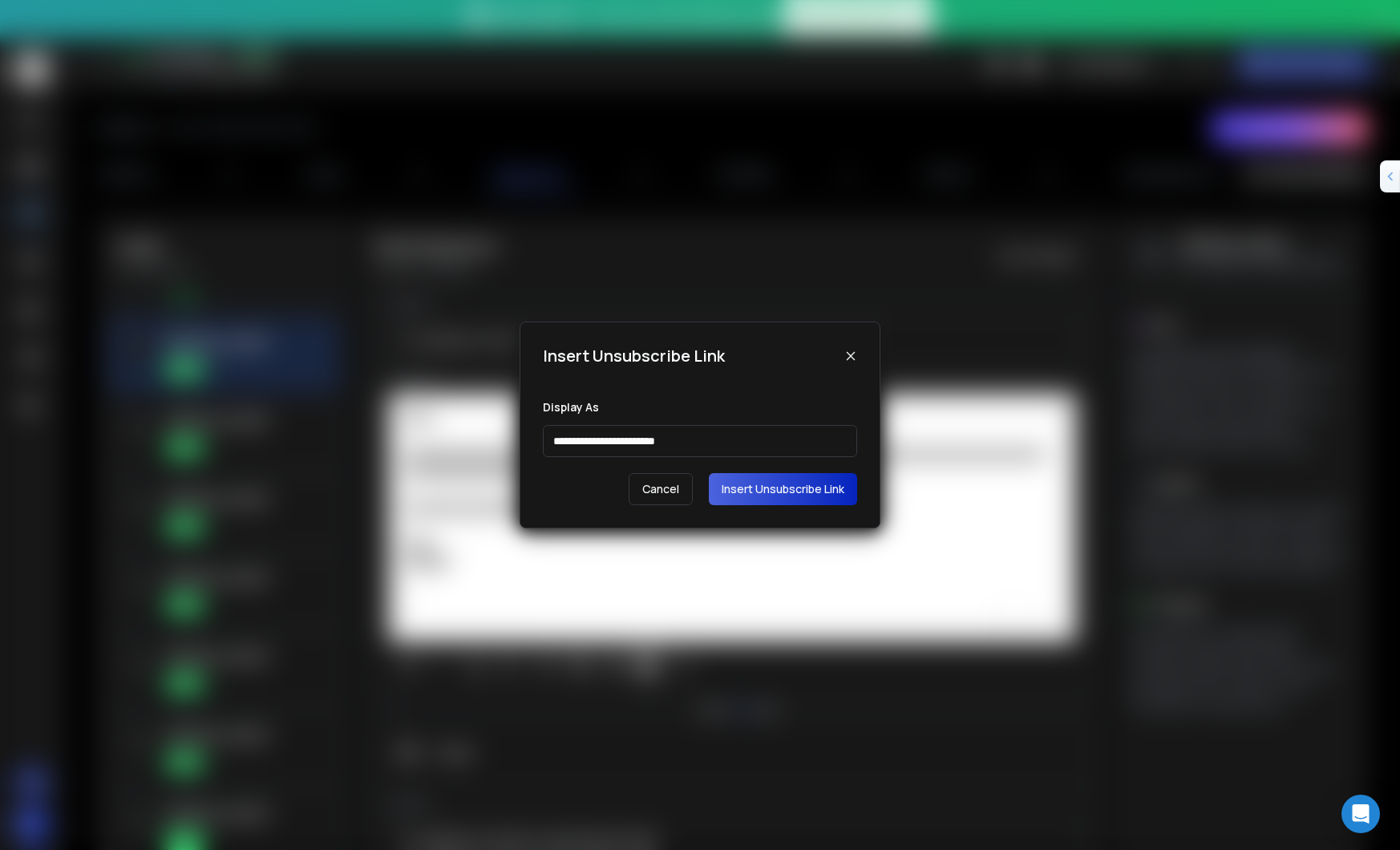
click at [647, 674] on div "**********" at bounding box center [700, 425] width 1400 height 850
click at [769, 490] on button "Insert Unsubscribe Link" at bounding box center [783, 490] width 148 height 32
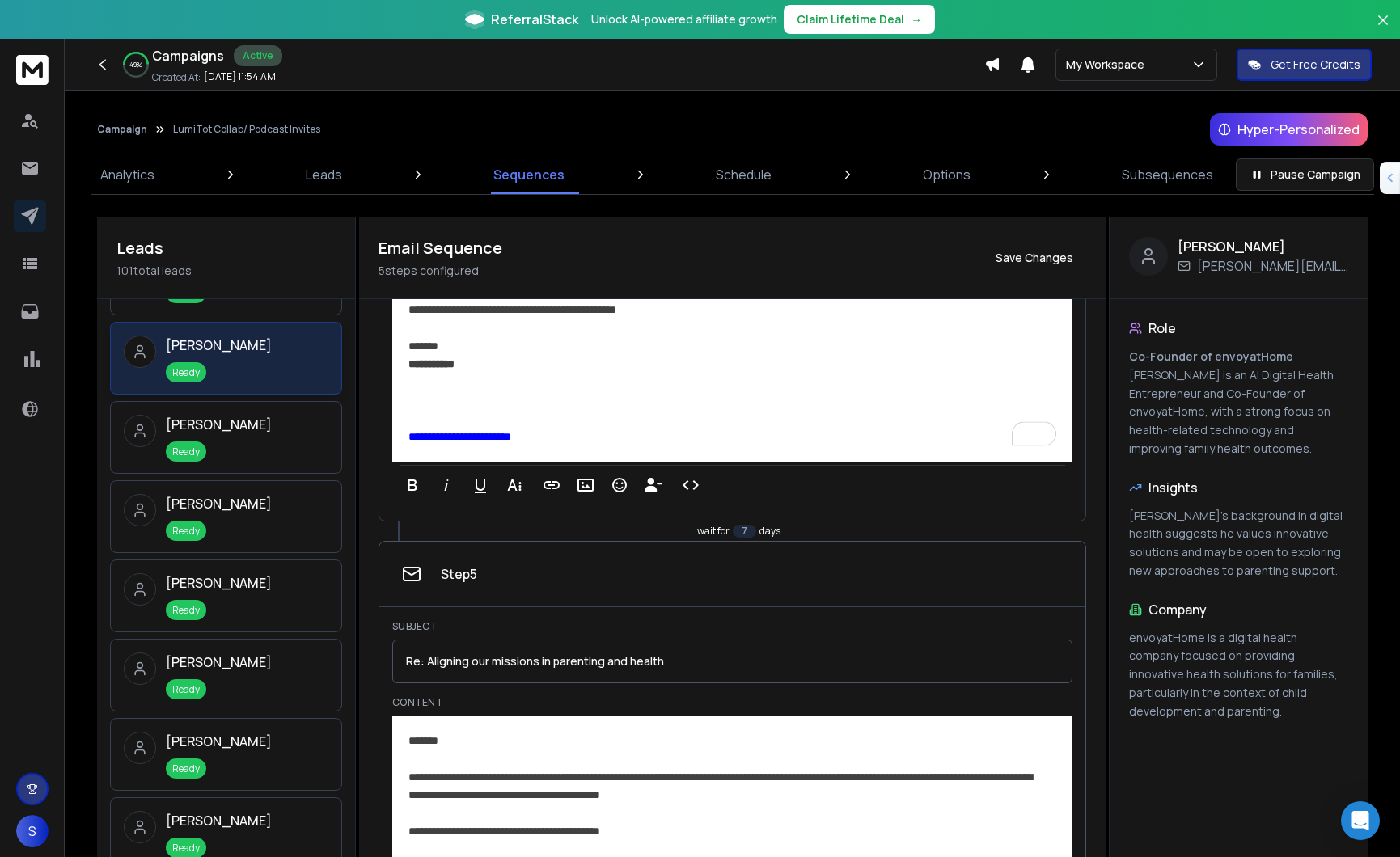
scroll to position [2062, 0]
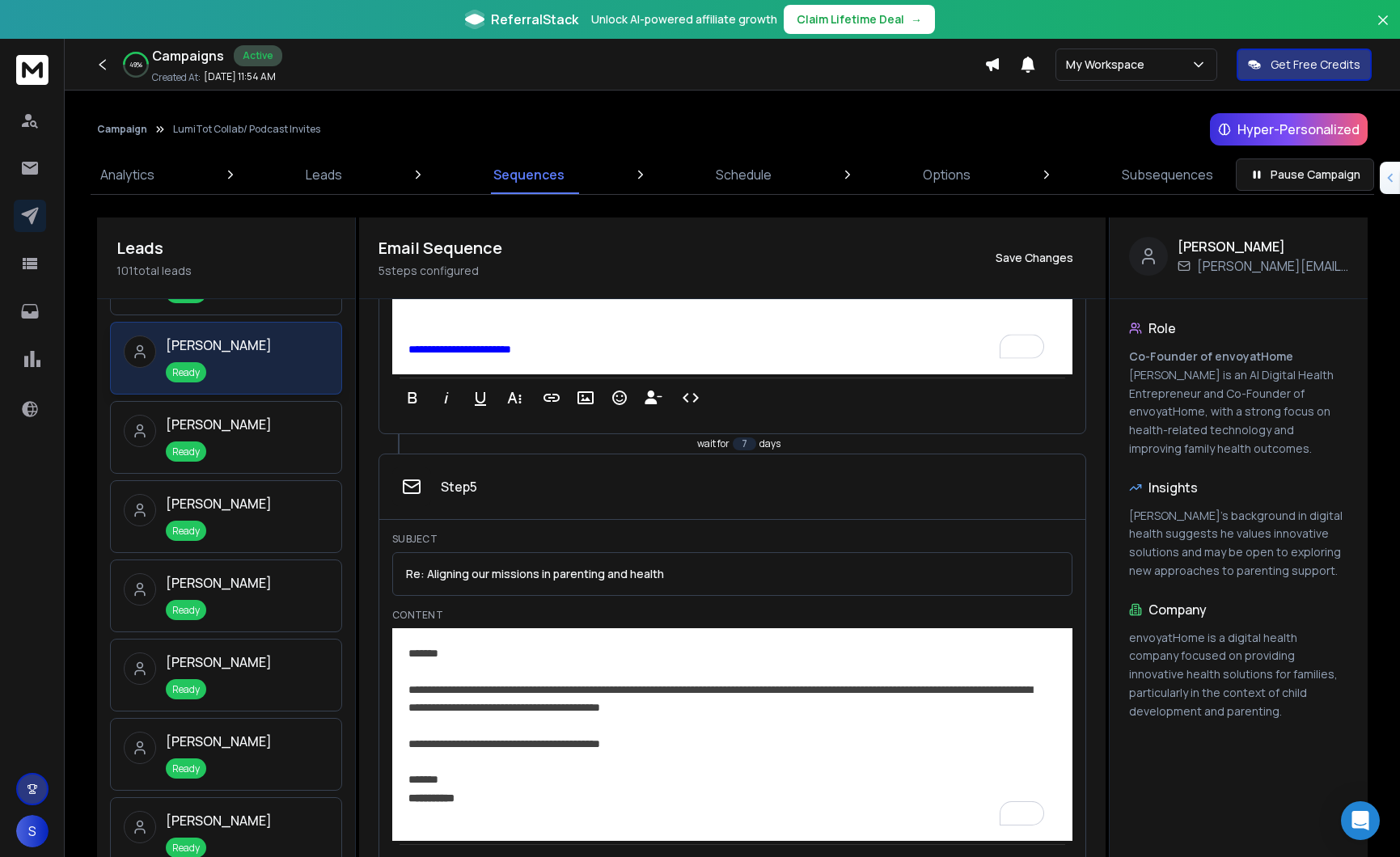
click at [538, 801] on div "**********" at bounding box center [732, 799] width 648 height 18
click at [477, 829] on div "**********" at bounding box center [732, 736] width 681 height 214
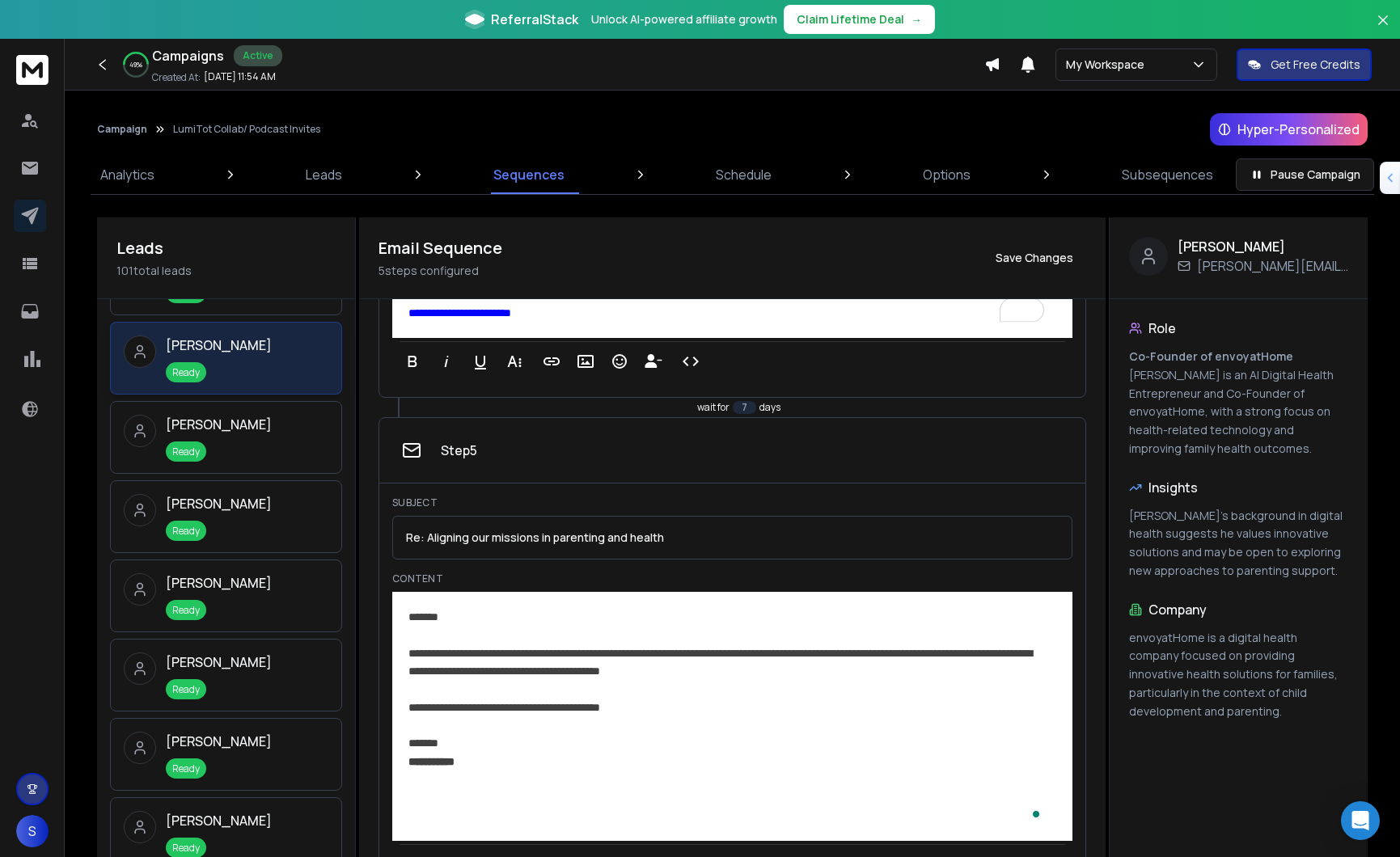
scroll to position [86, 0]
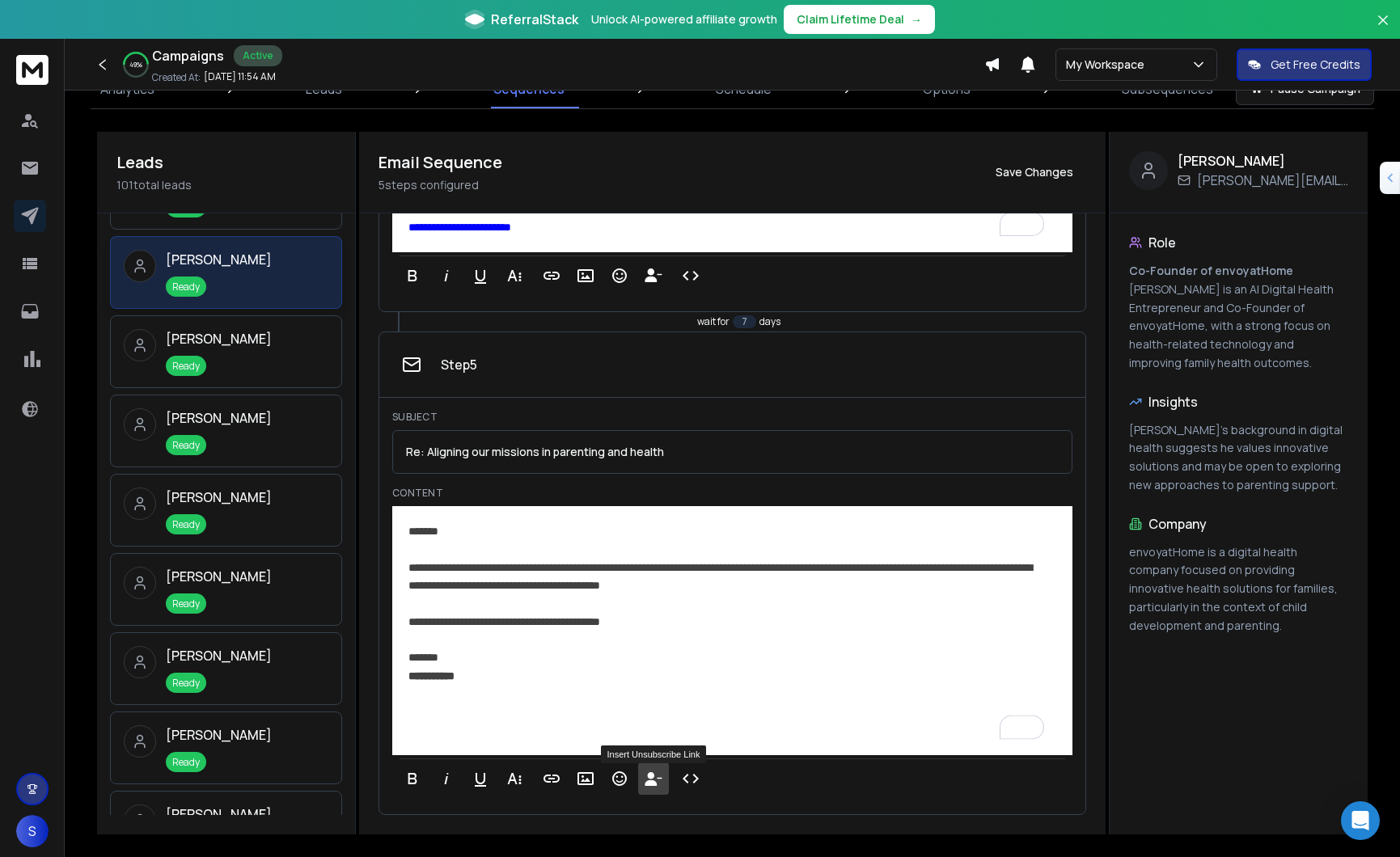
click at [659, 775] on icon "button" at bounding box center [654, 779] width 19 height 14
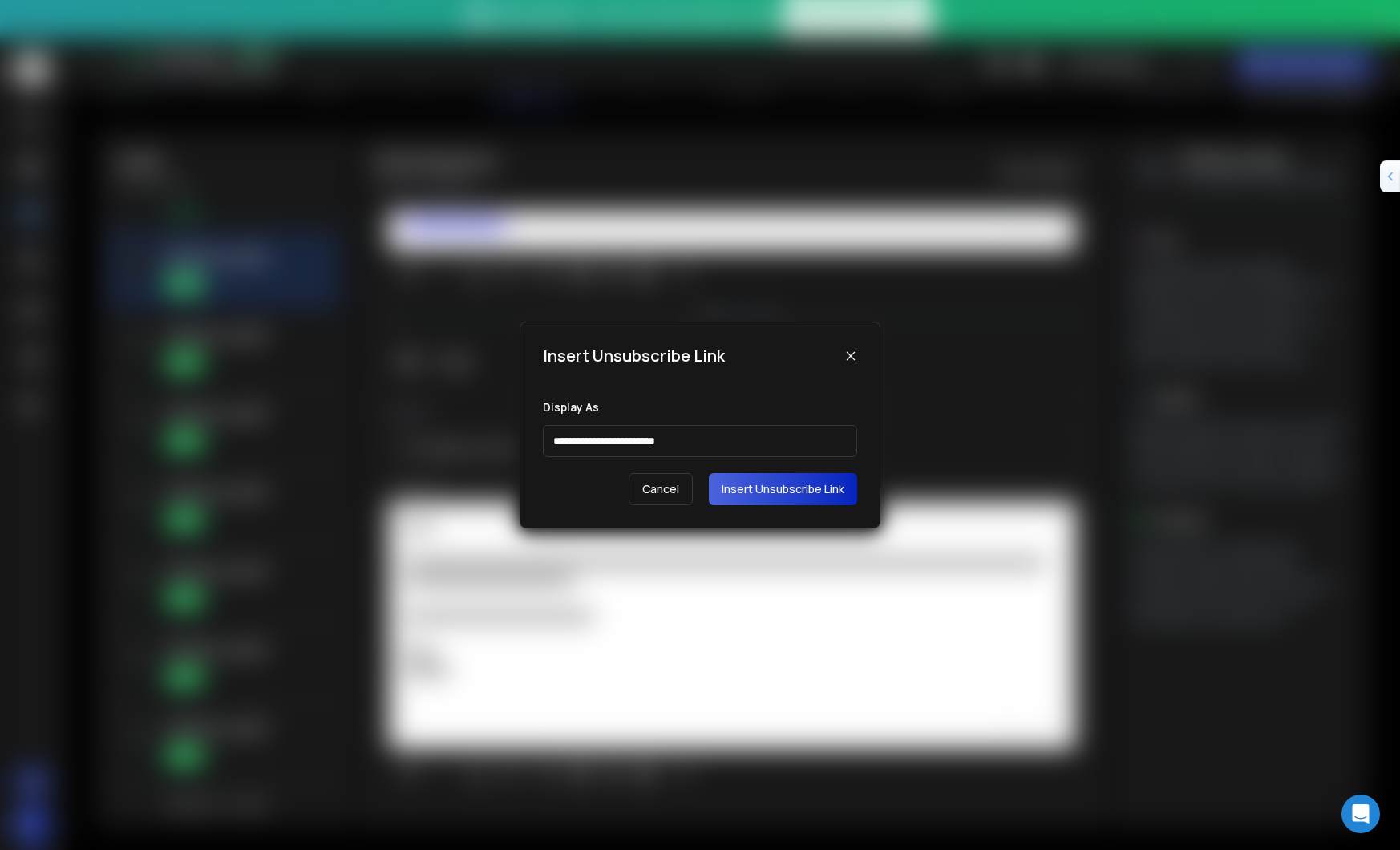
click at [782, 502] on button "Insert Unsubscribe Link" at bounding box center [783, 490] width 148 height 32
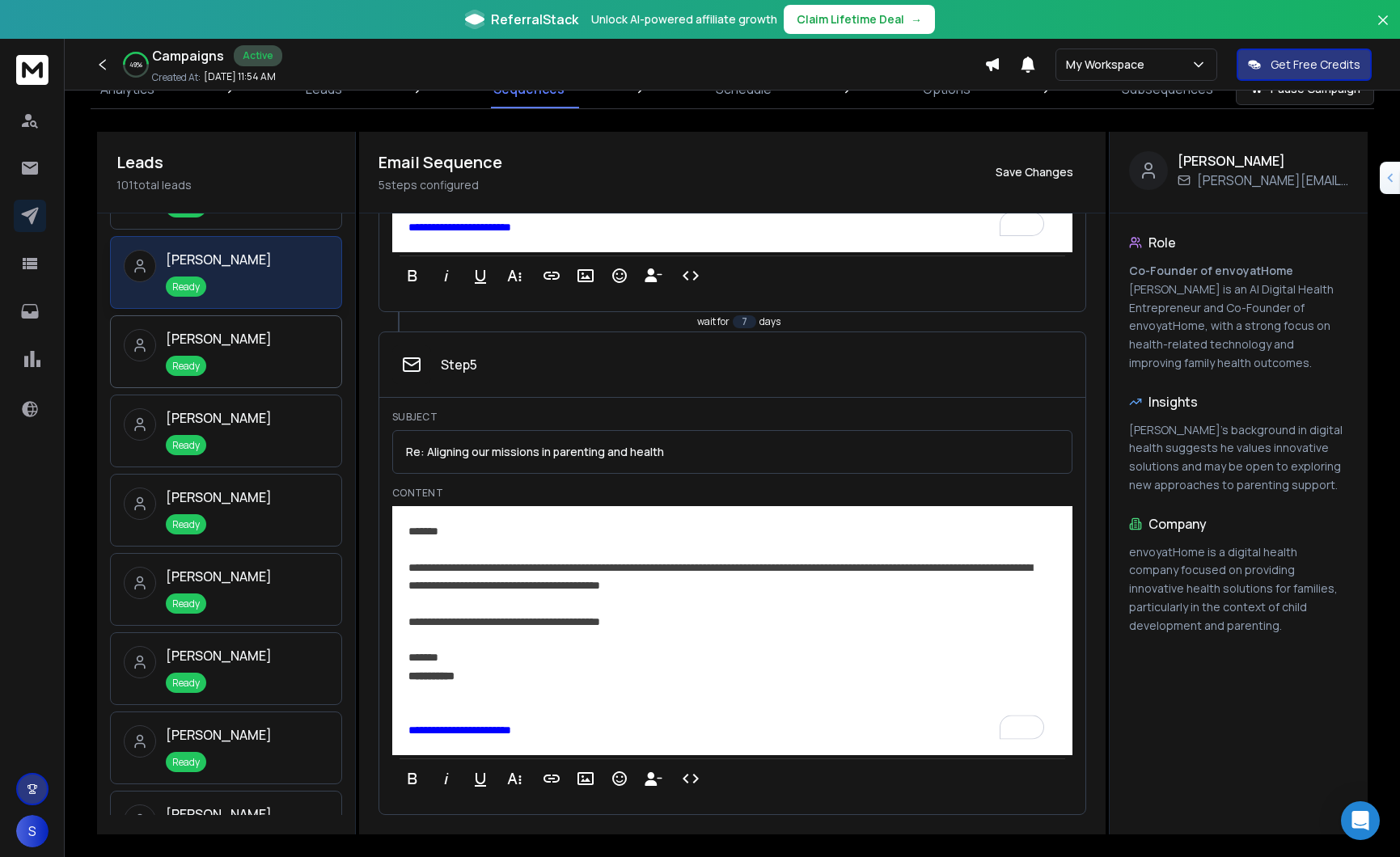
click at [261, 342] on div "[PERSON_NAME]" at bounding box center [247, 339] width 163 height 19
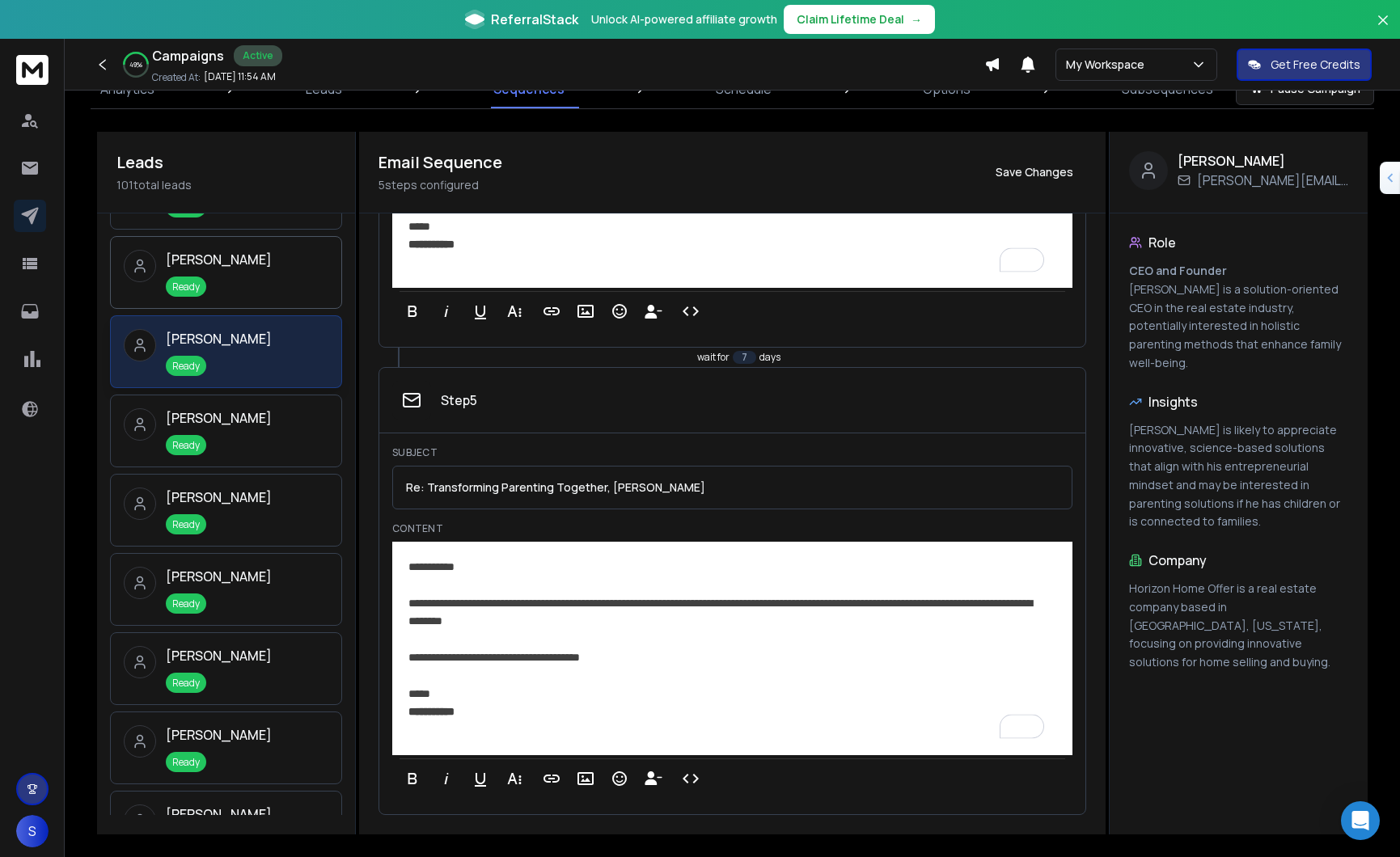
click at [231, 282] on div "Ready" at bounding box center [247, 286] width 163 height 19
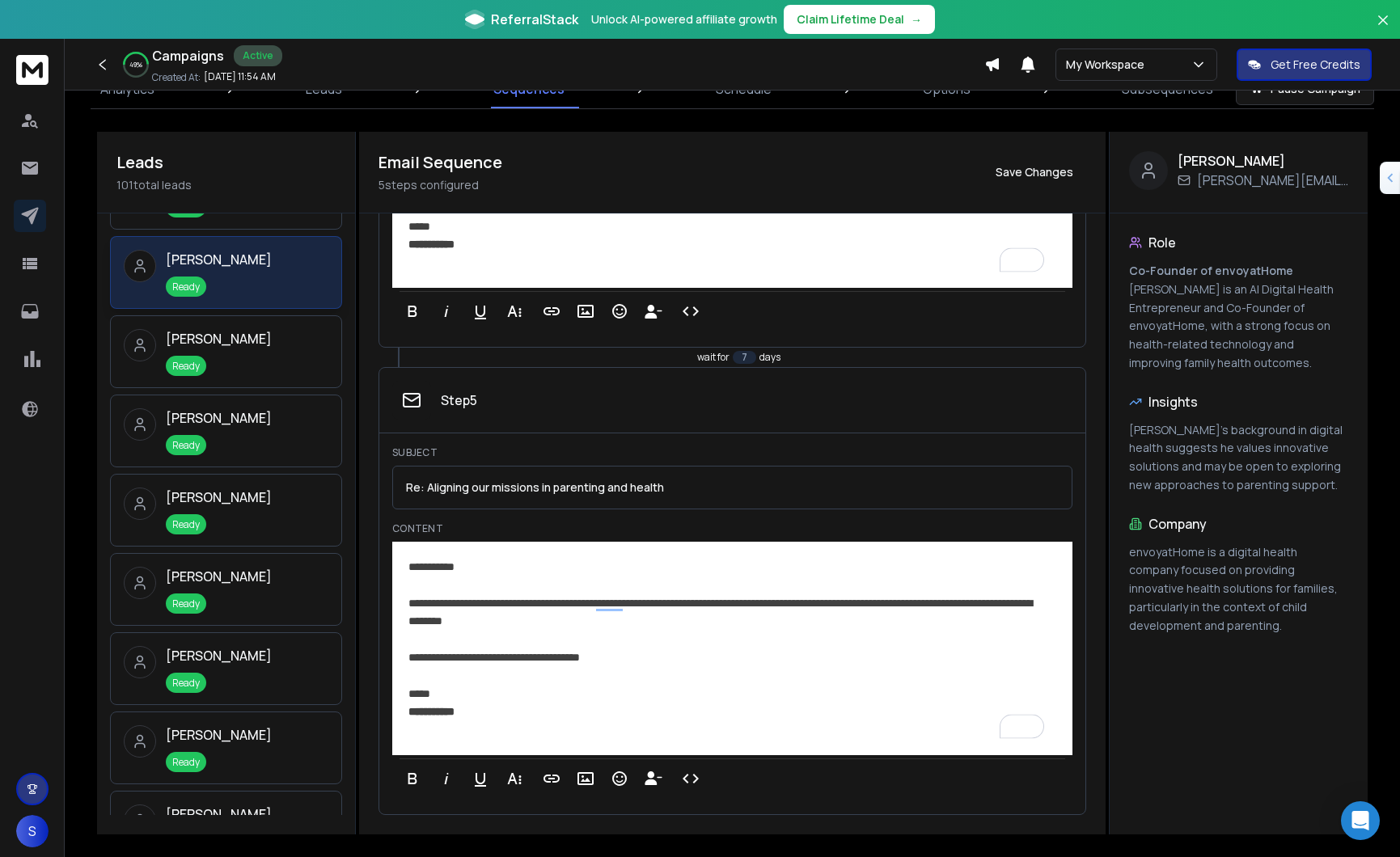
scroll to position [2098, 0]
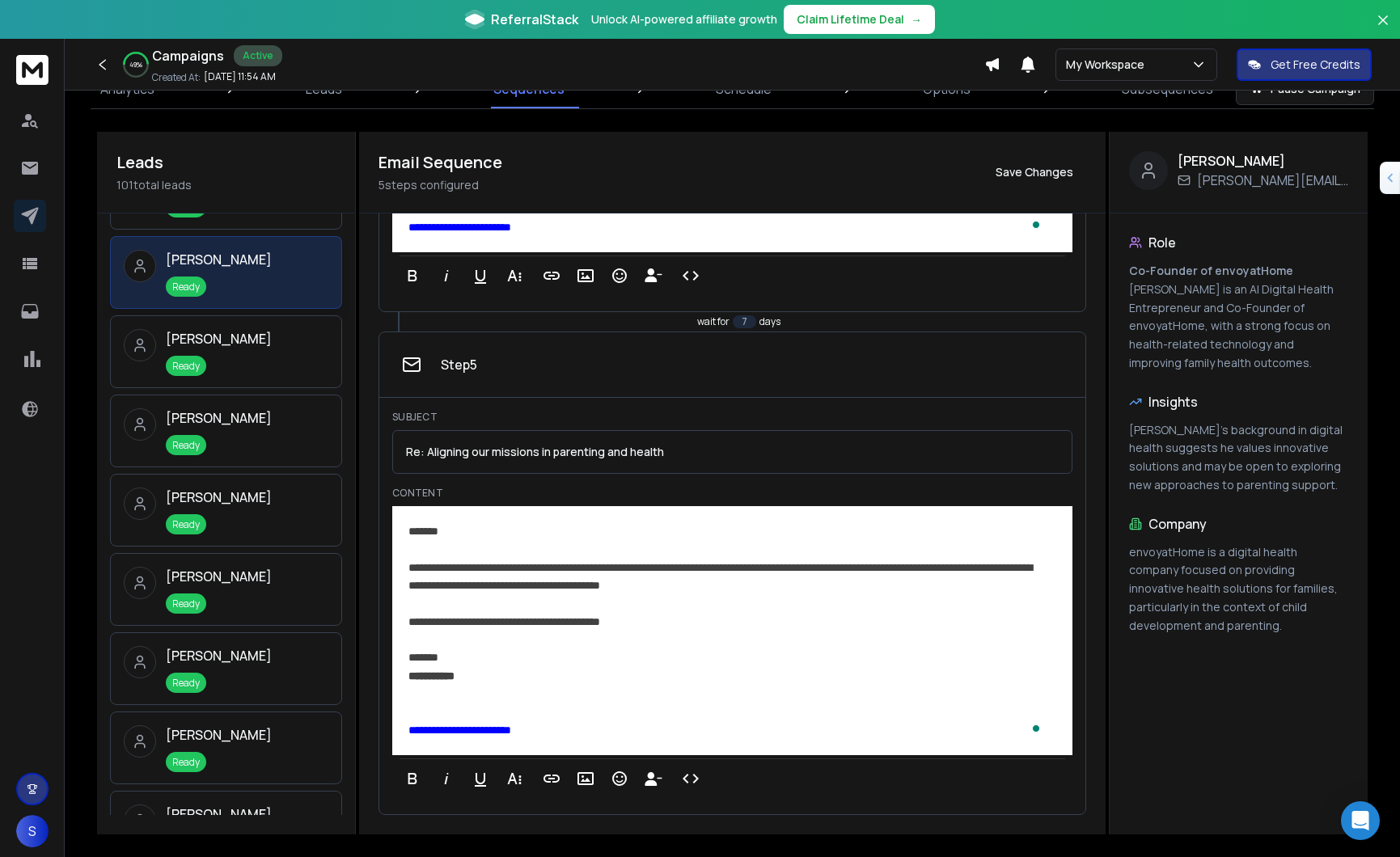
click at [1029, 189] on div "Email Sequence 5 steps configured Save Changes" at bounding box center [732, 172] width 708 height 42
click at [1031, 180] on button "Save Changes" at bounding box center [1034, 172] width 104 height 32
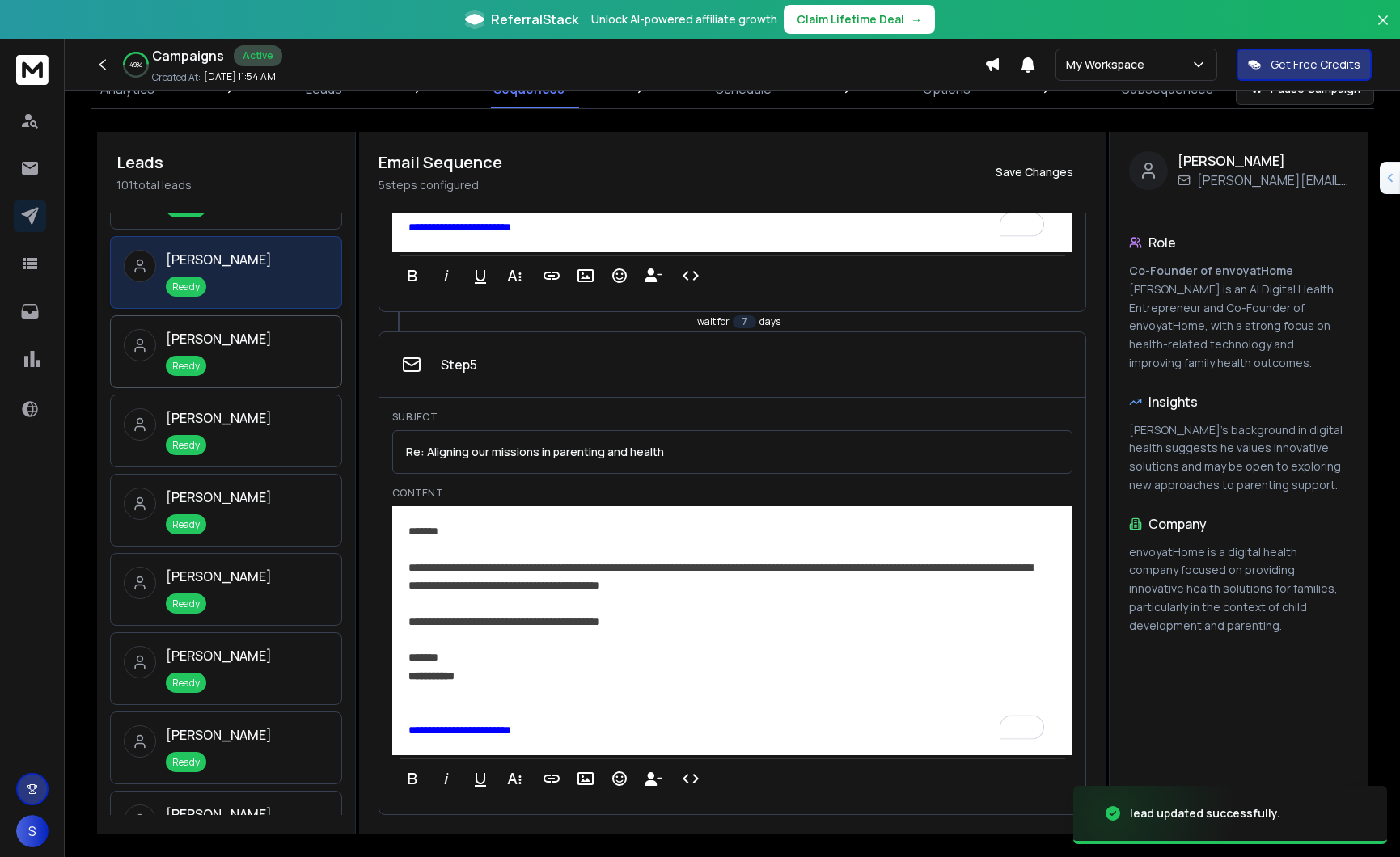
click at [242, 359] on div "Ready" at bounding box center [247, 365] width 163 height 19
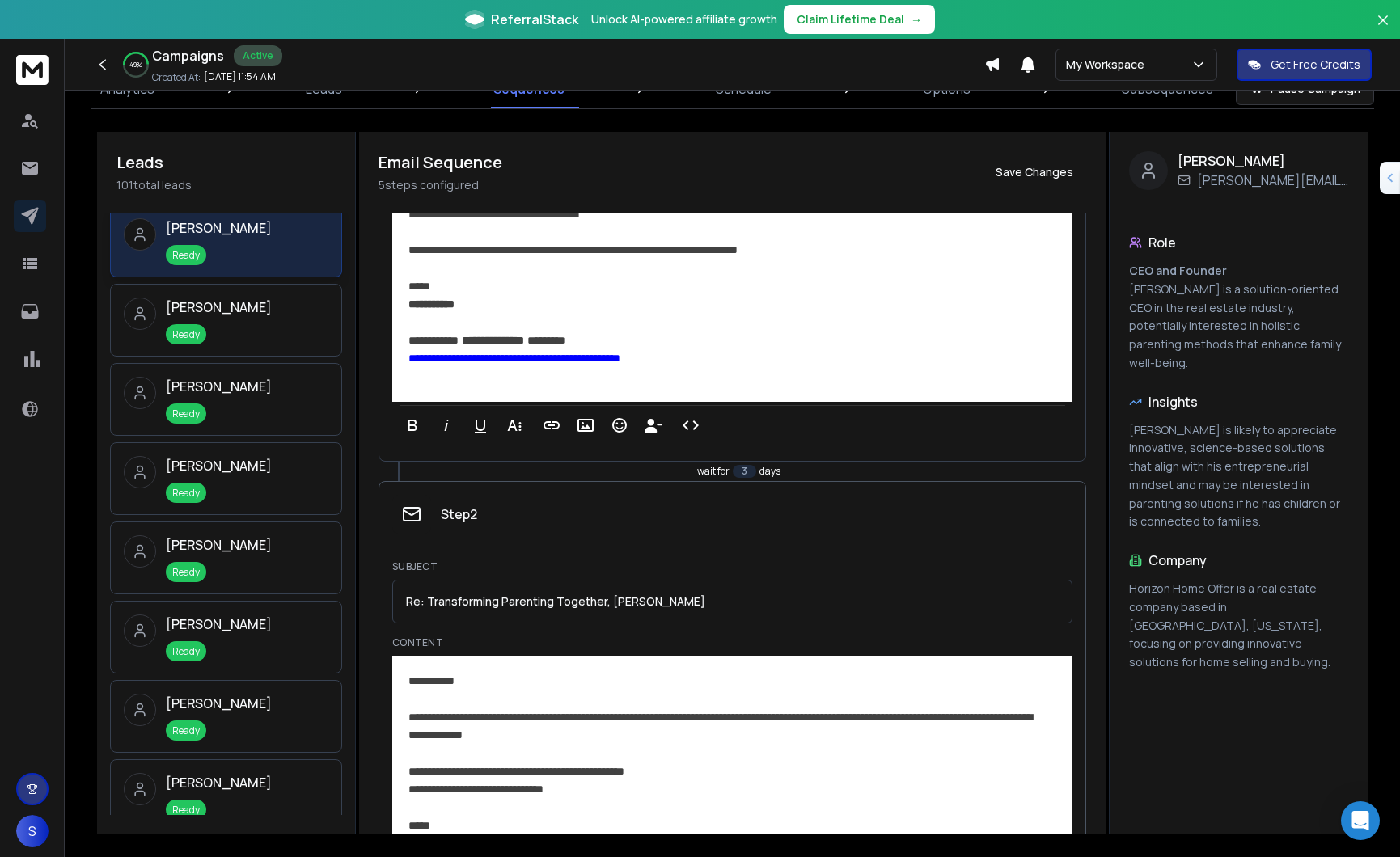
scroll to position [624, 0]
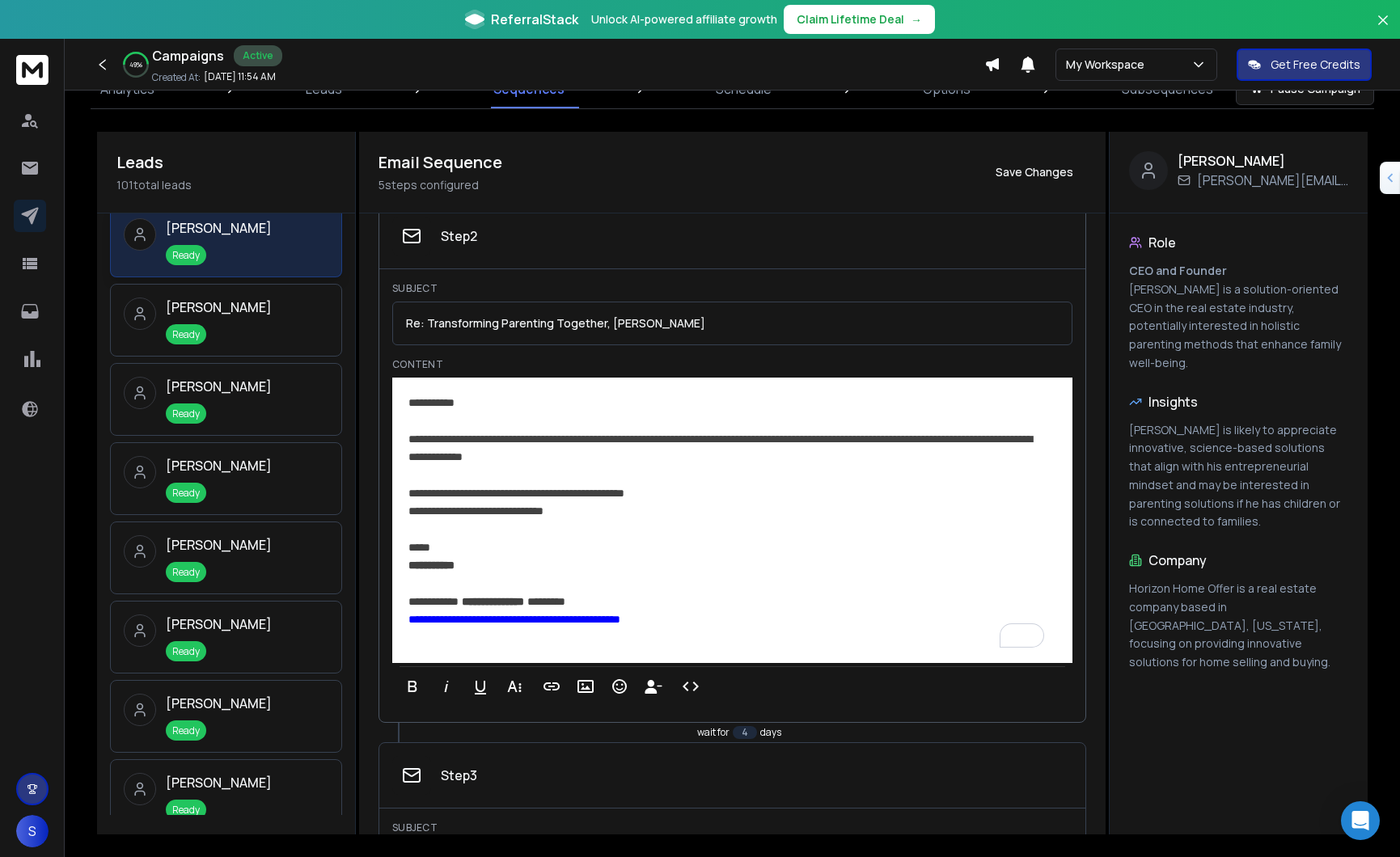
click at [477, 649] on div "**********" at bounding box center [732, 520] width 681 height 286
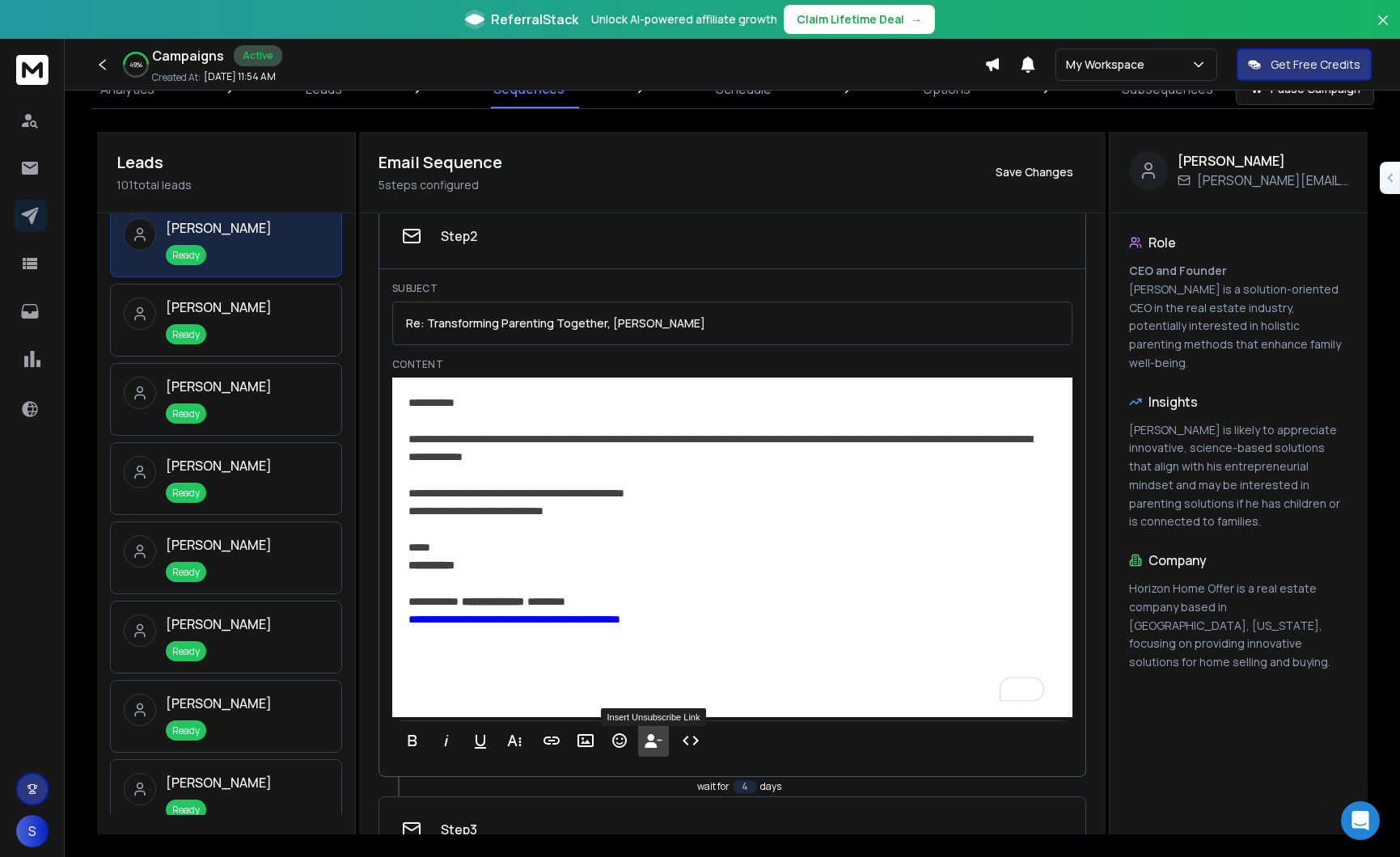
click at [653, 744] on icon "button" at bounding box center [653, 741] width 17 height 14
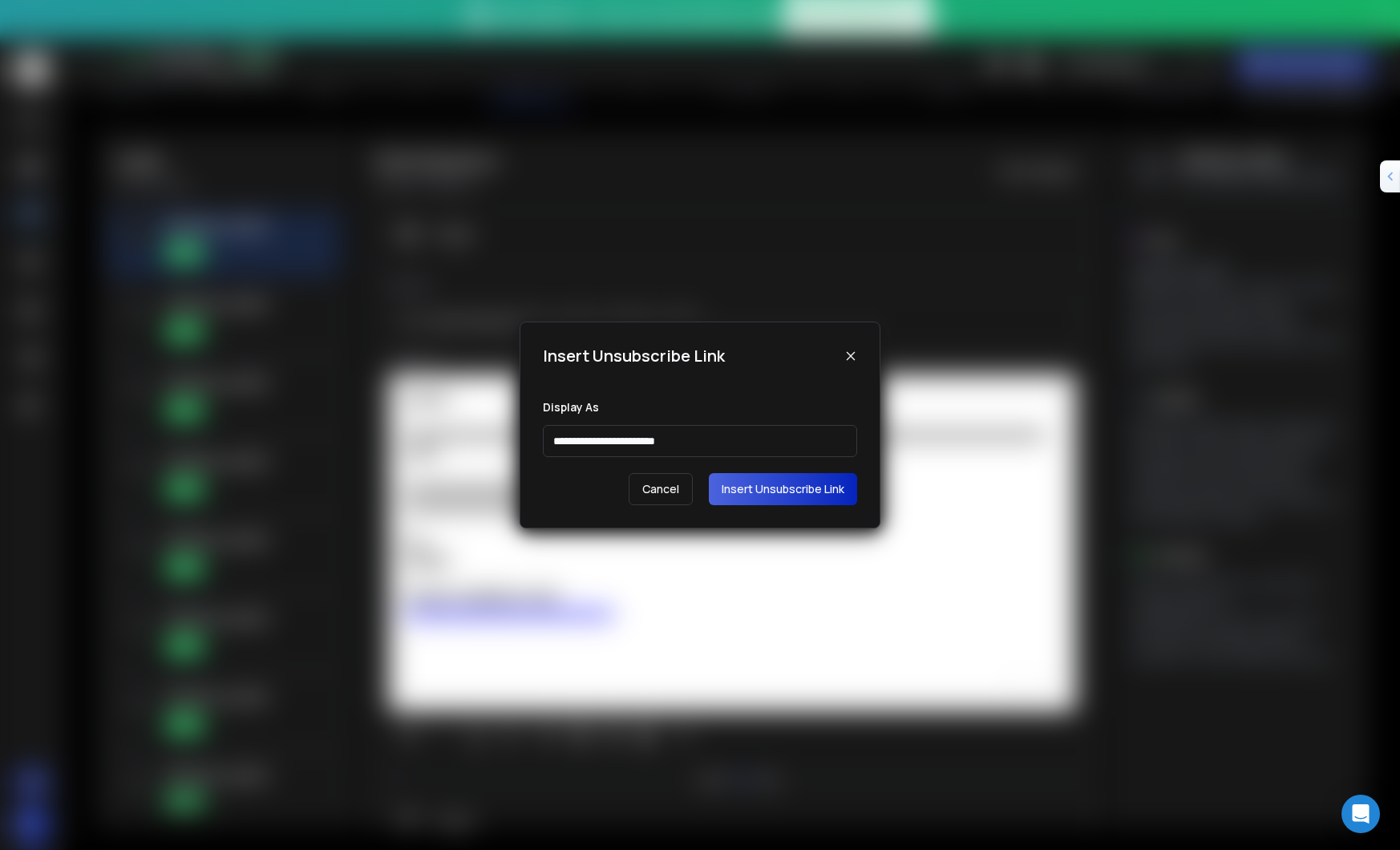
click at [796, 482] on button "Insert Unsubscribe Link" at bounding box center [783, 490] width 148 height 32
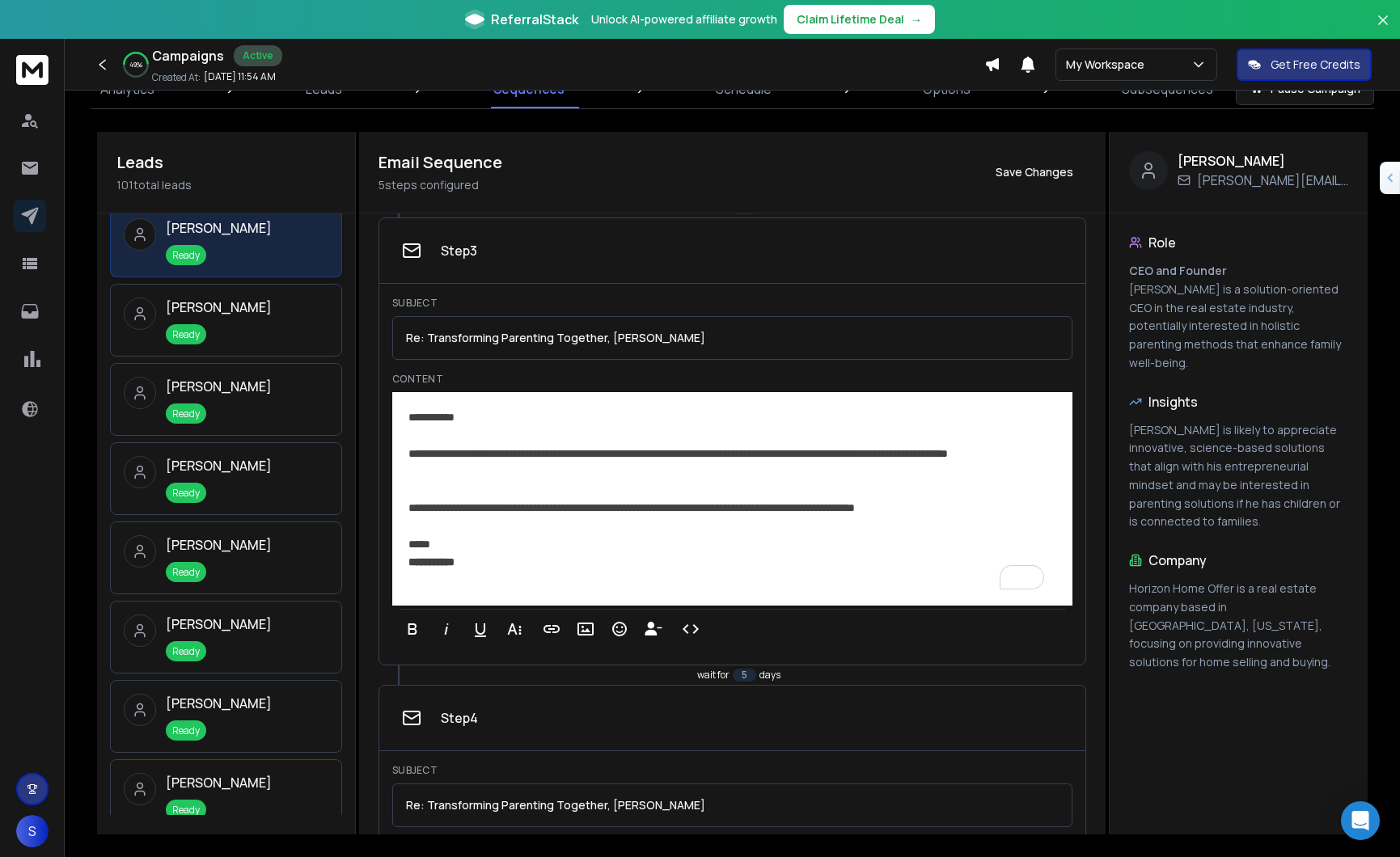
scroll to position [1213, 0]
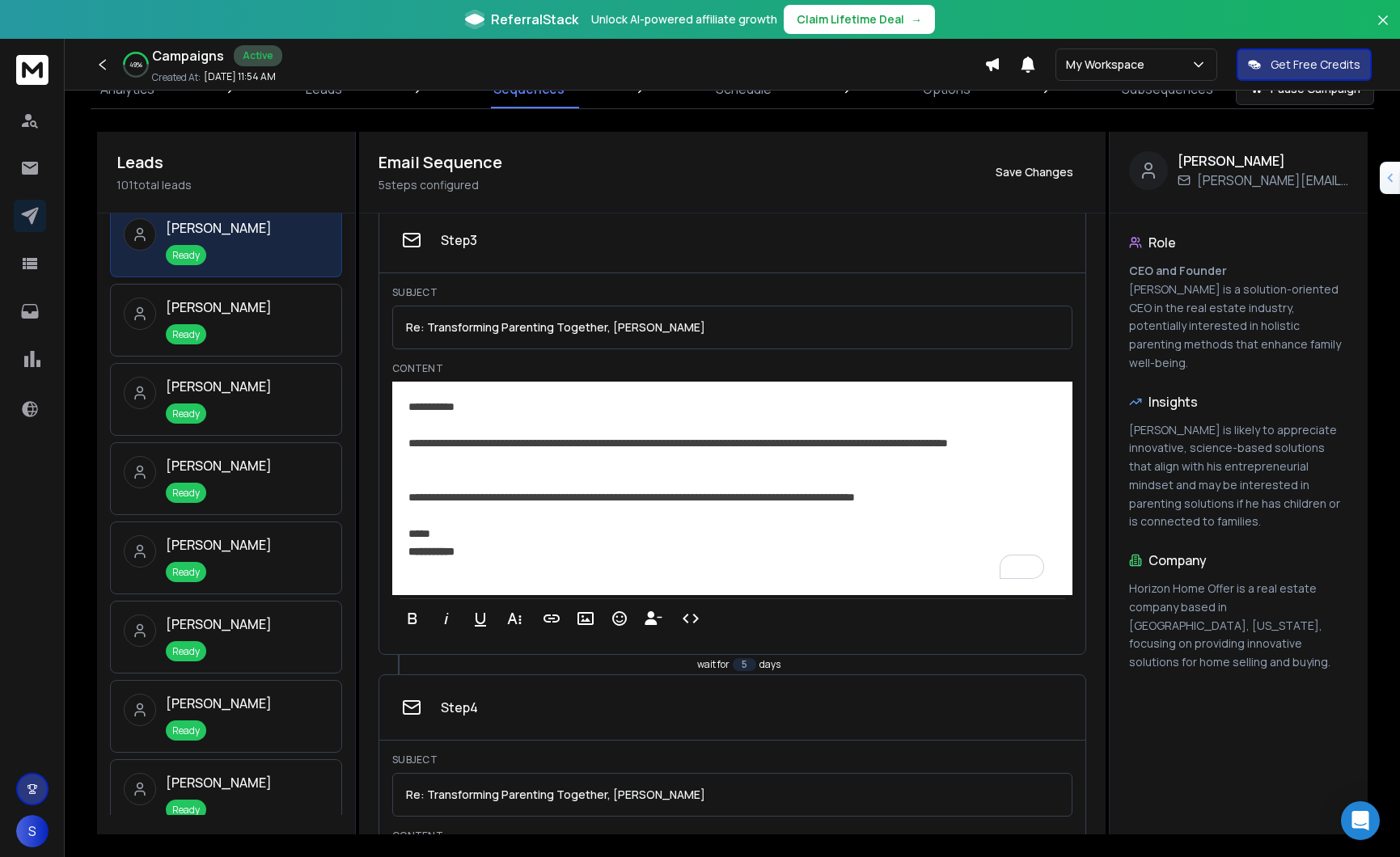
click at [521, 579] on div "To enrich screen reader interactions, please activate Accessibility in Grammarl…" at bounding box center [732, 570] width 648 height 18
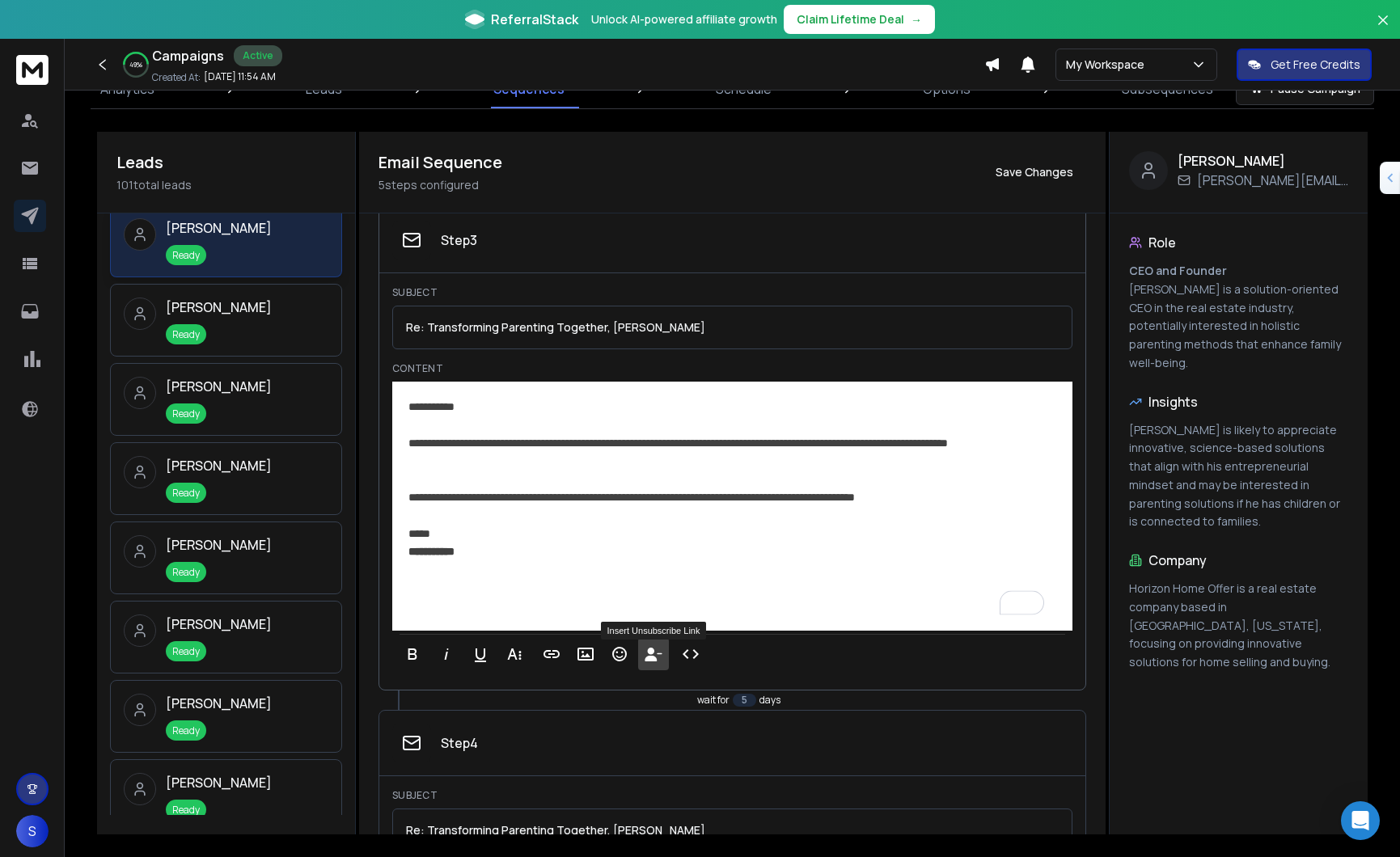
click at [647, 656] on icon "button" at bounding box center [654, 655] width 19 height 14
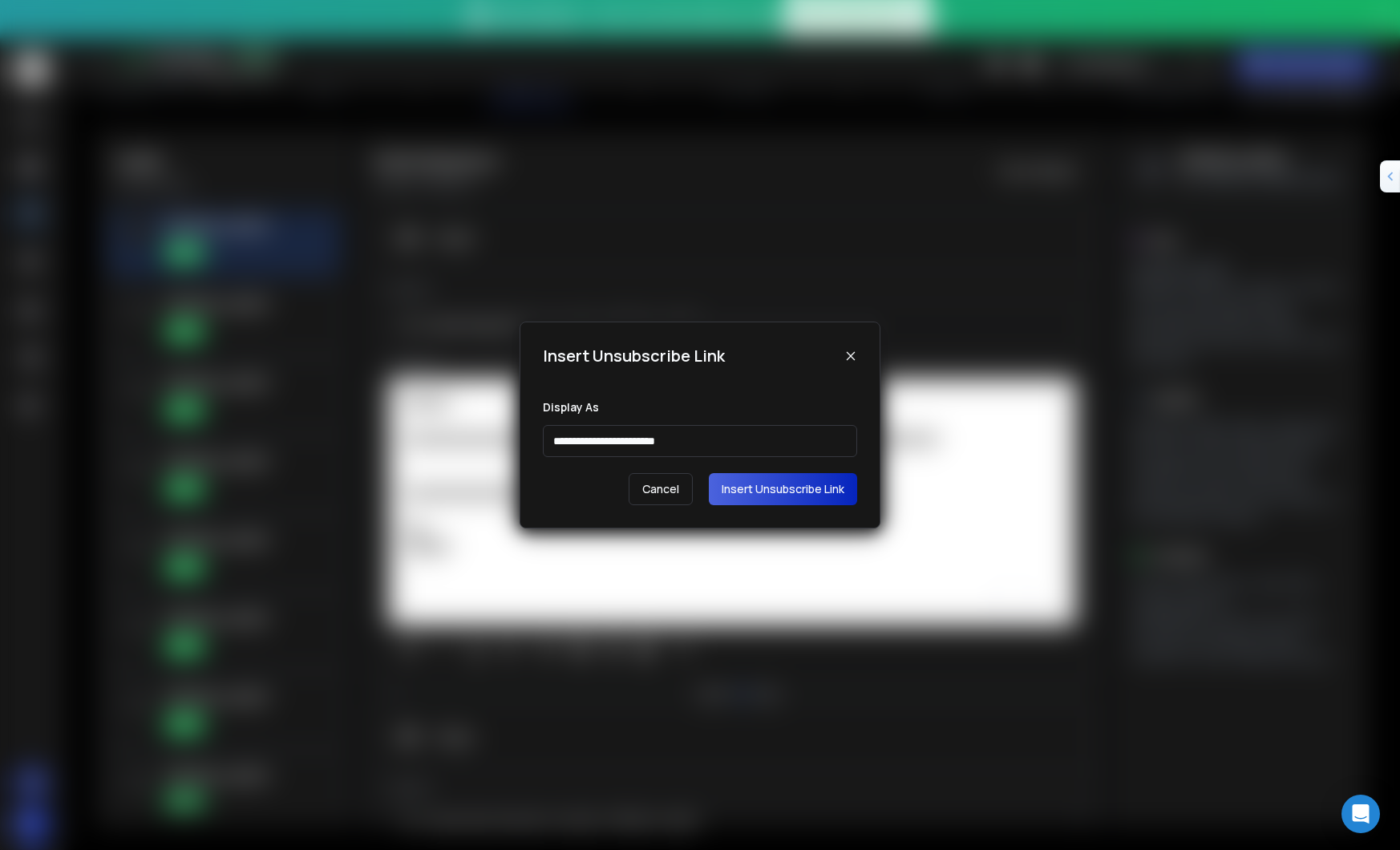
click at [769, 485] on button "Insert Unsubscribe Link" at bounding box center [783, 490] width 148 height 32
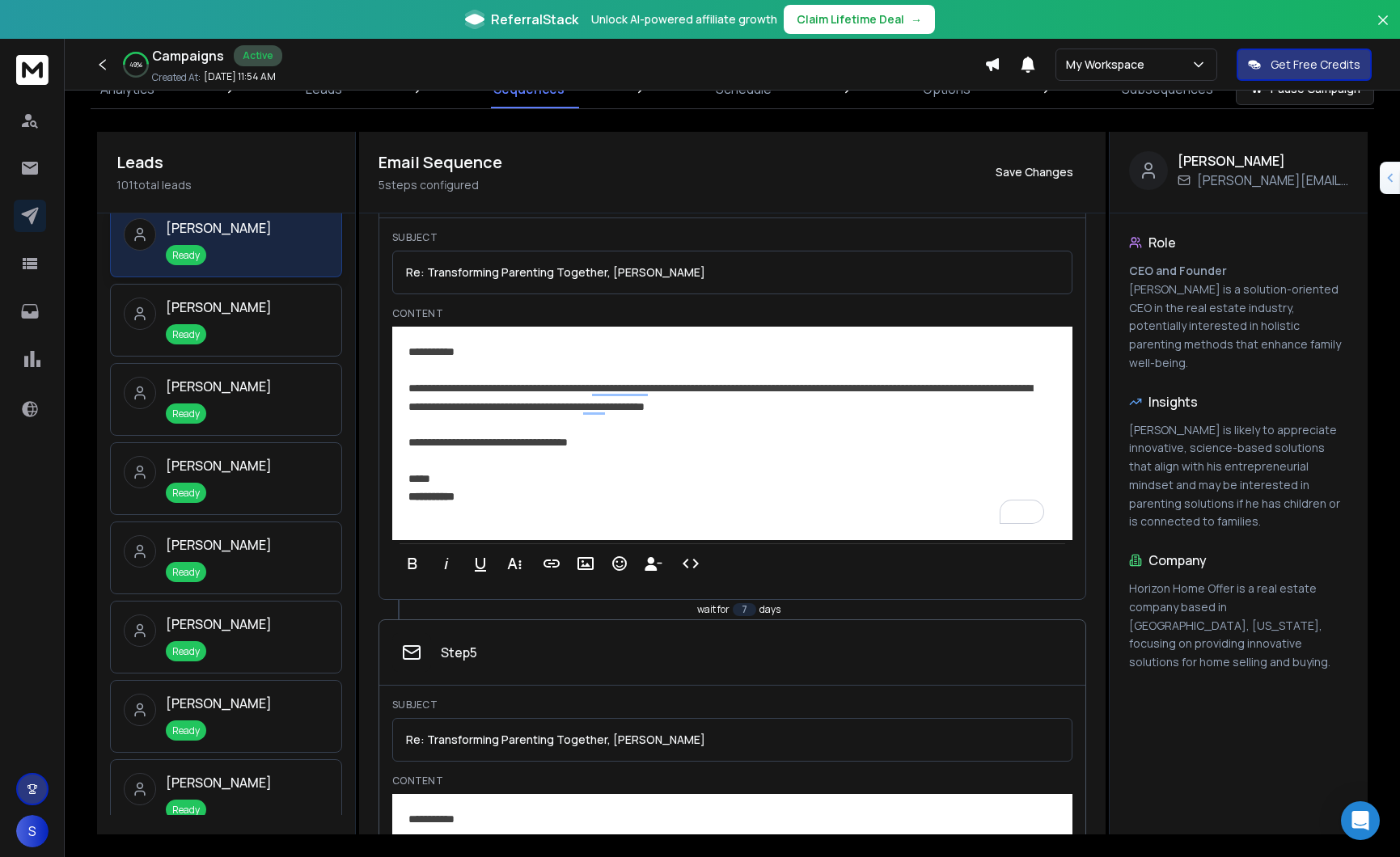
scroll to position [1782, 0]
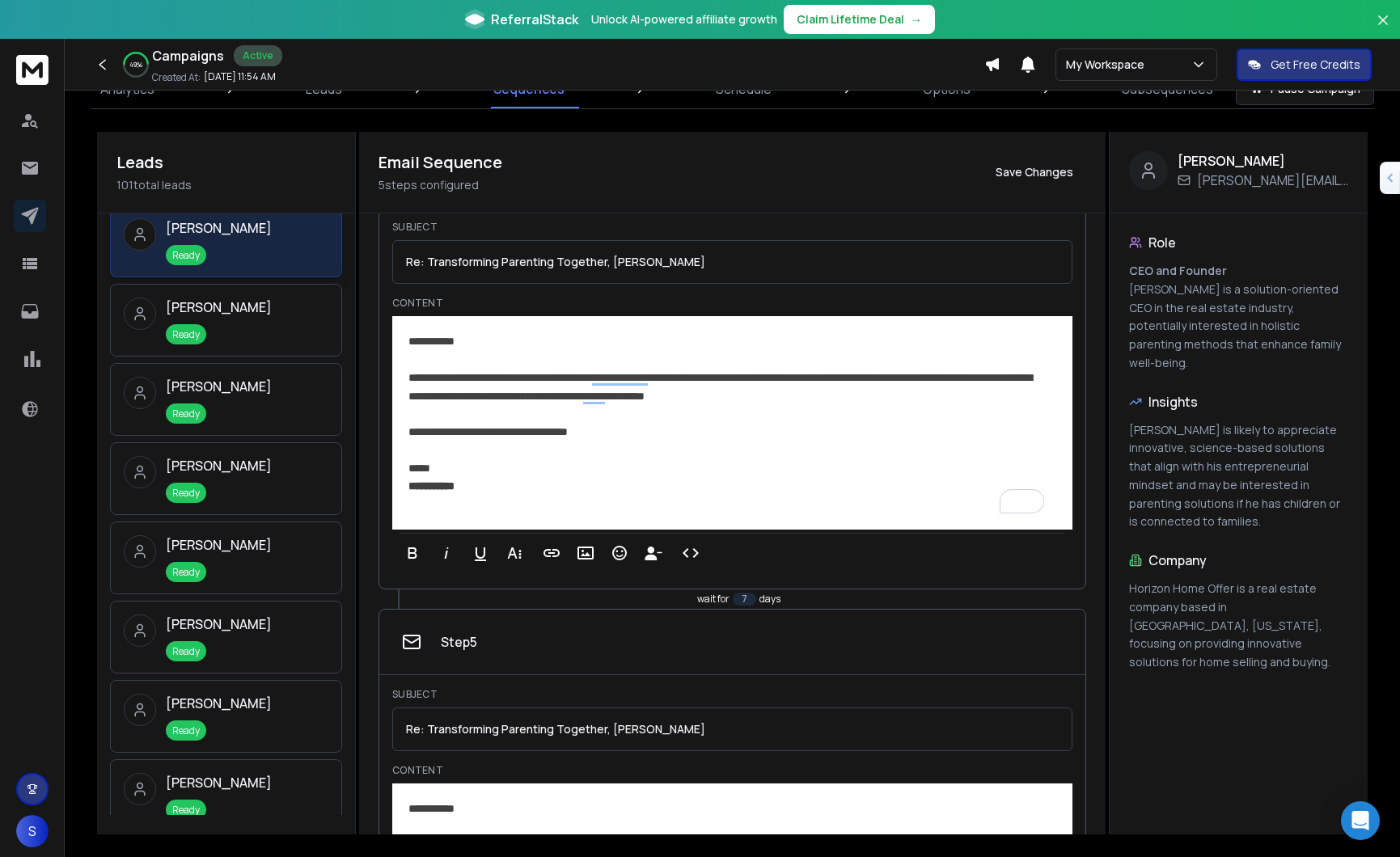
click at [457, 519] on div "**********" at bounding box center [732, 423] width 681 height 214
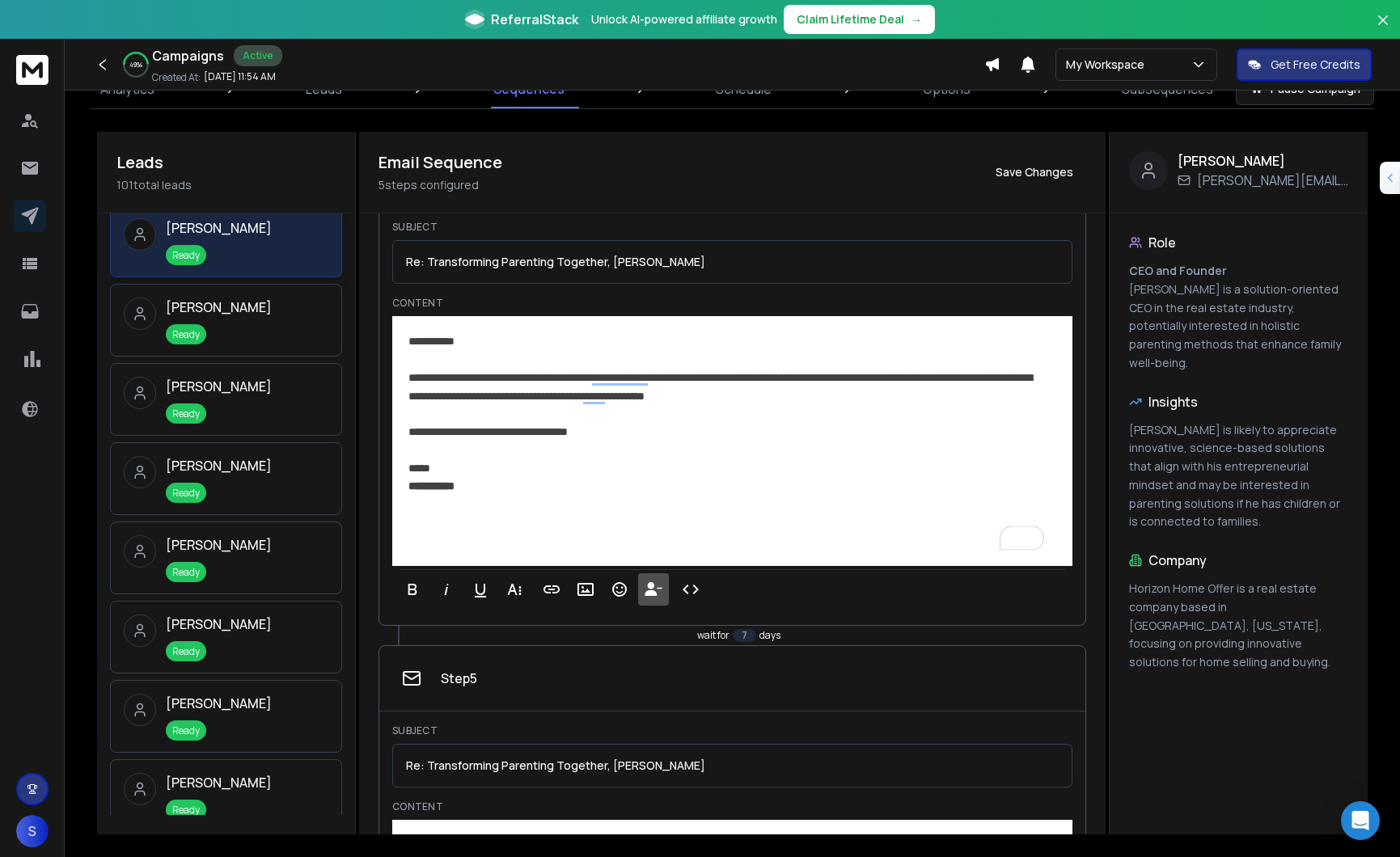
click at [651, 598] on button "Insert Unsubscribe Link" at bounding box center [654, 590] width 31 height 32
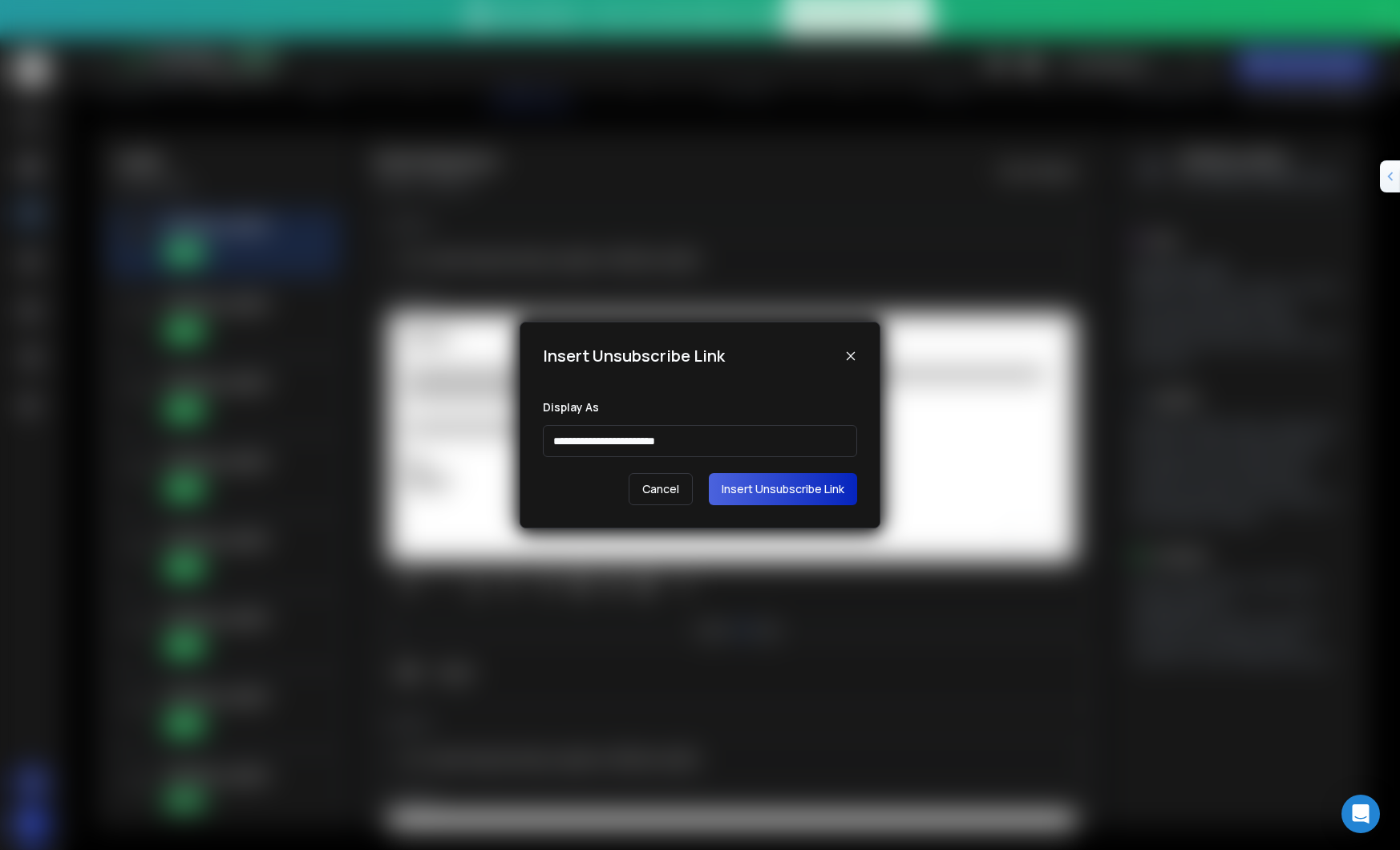
click at [742, 475] on button "Insert Unsubscribe Link" at bounding box center [783, 490] width 148 height 32
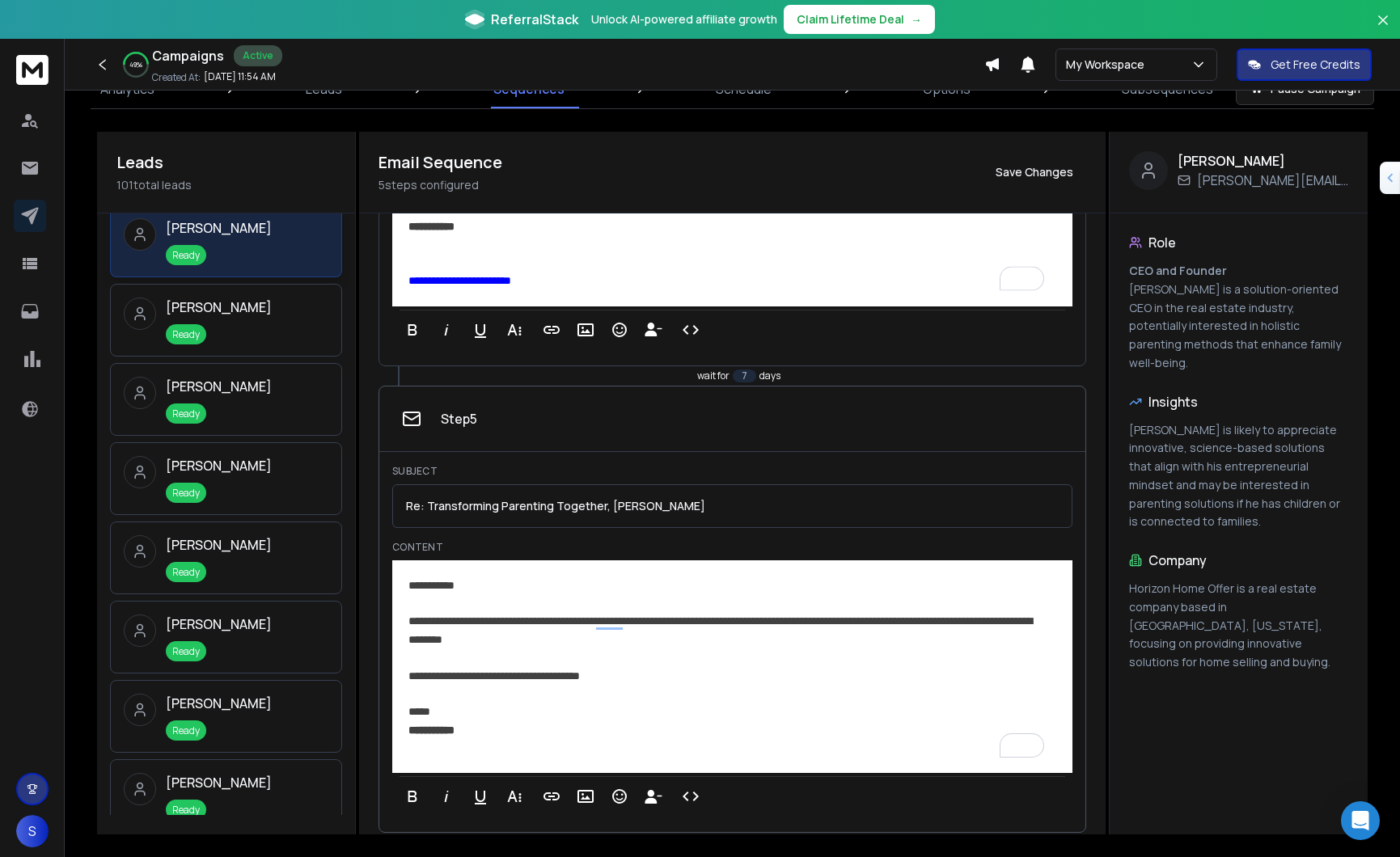
scroll to position [2062, 0]
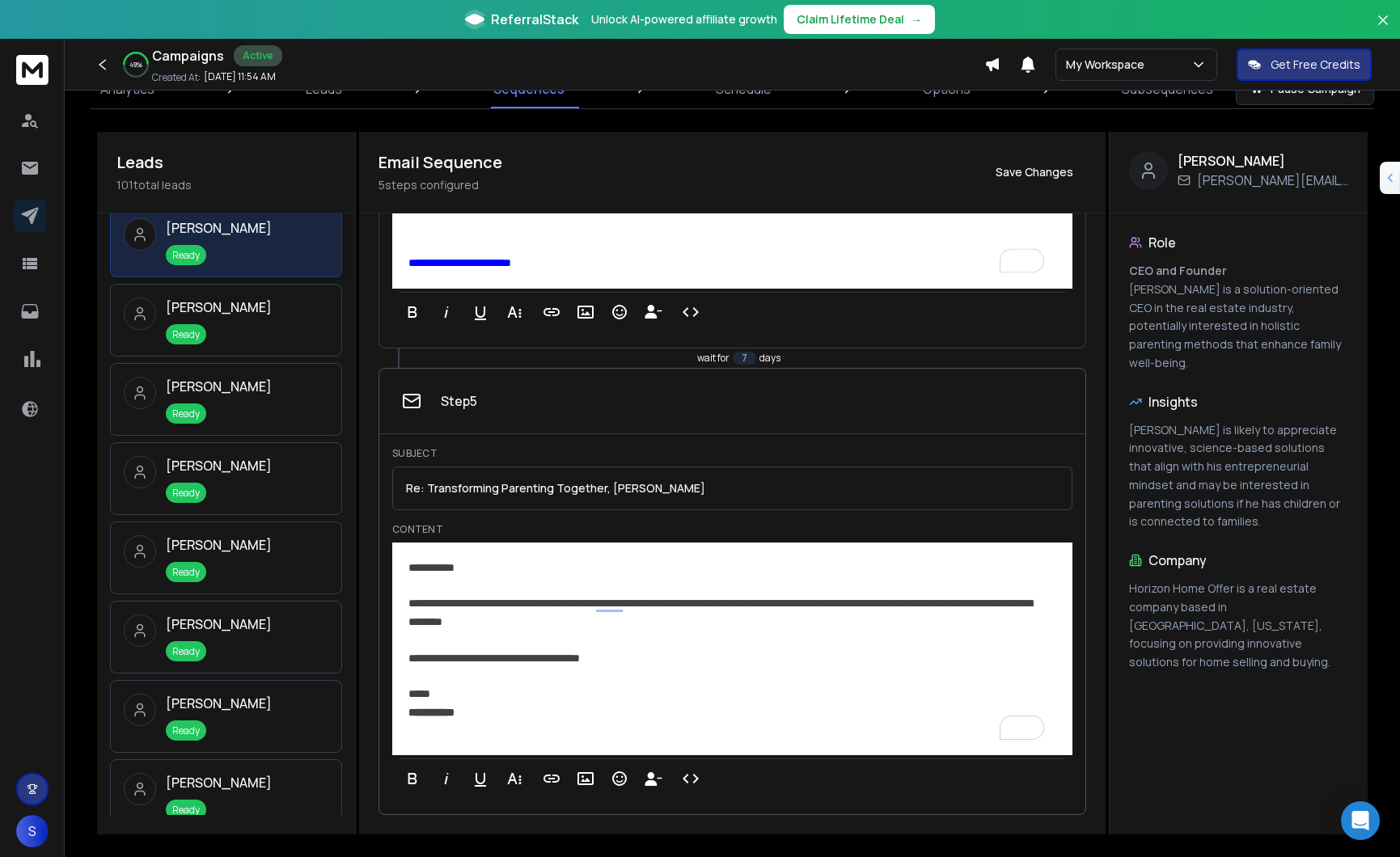
click at [488, 747] on div "**********" at bounding box center [732, 650] width 681 height 214
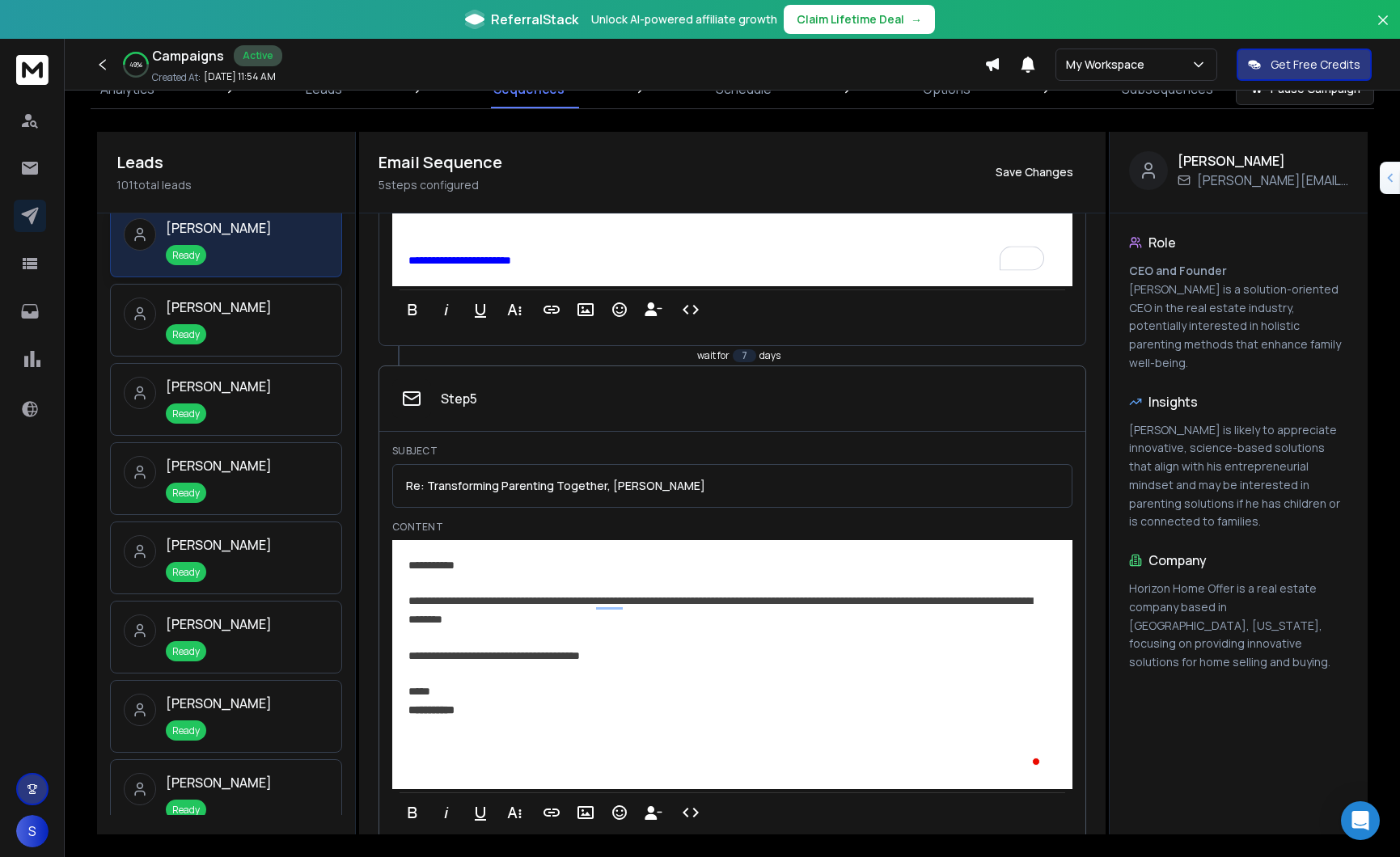
scroll to position [2098, 0]
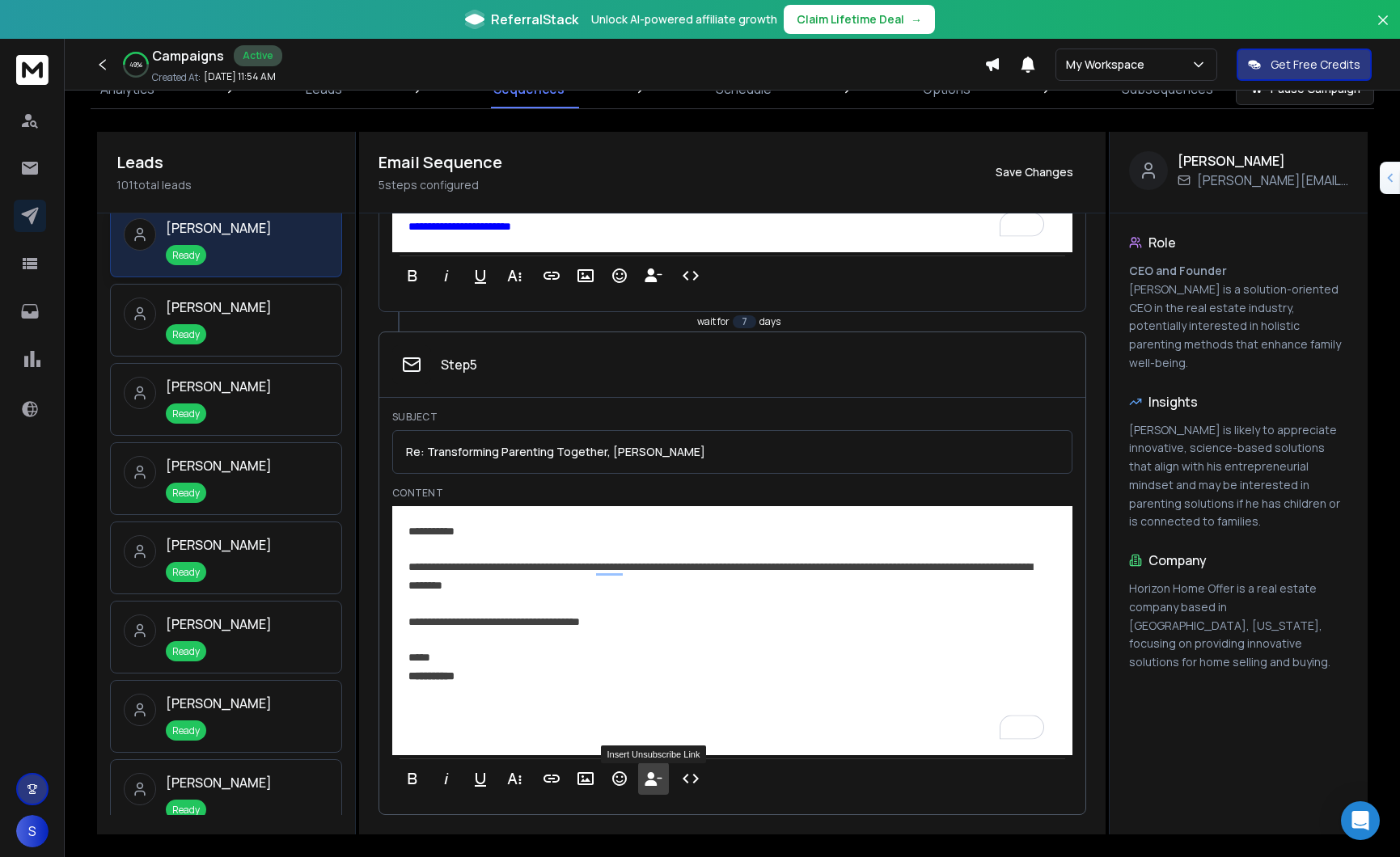
click at [660, 786] on icon "button" at bounding box center [654, 779] width 19 height 14
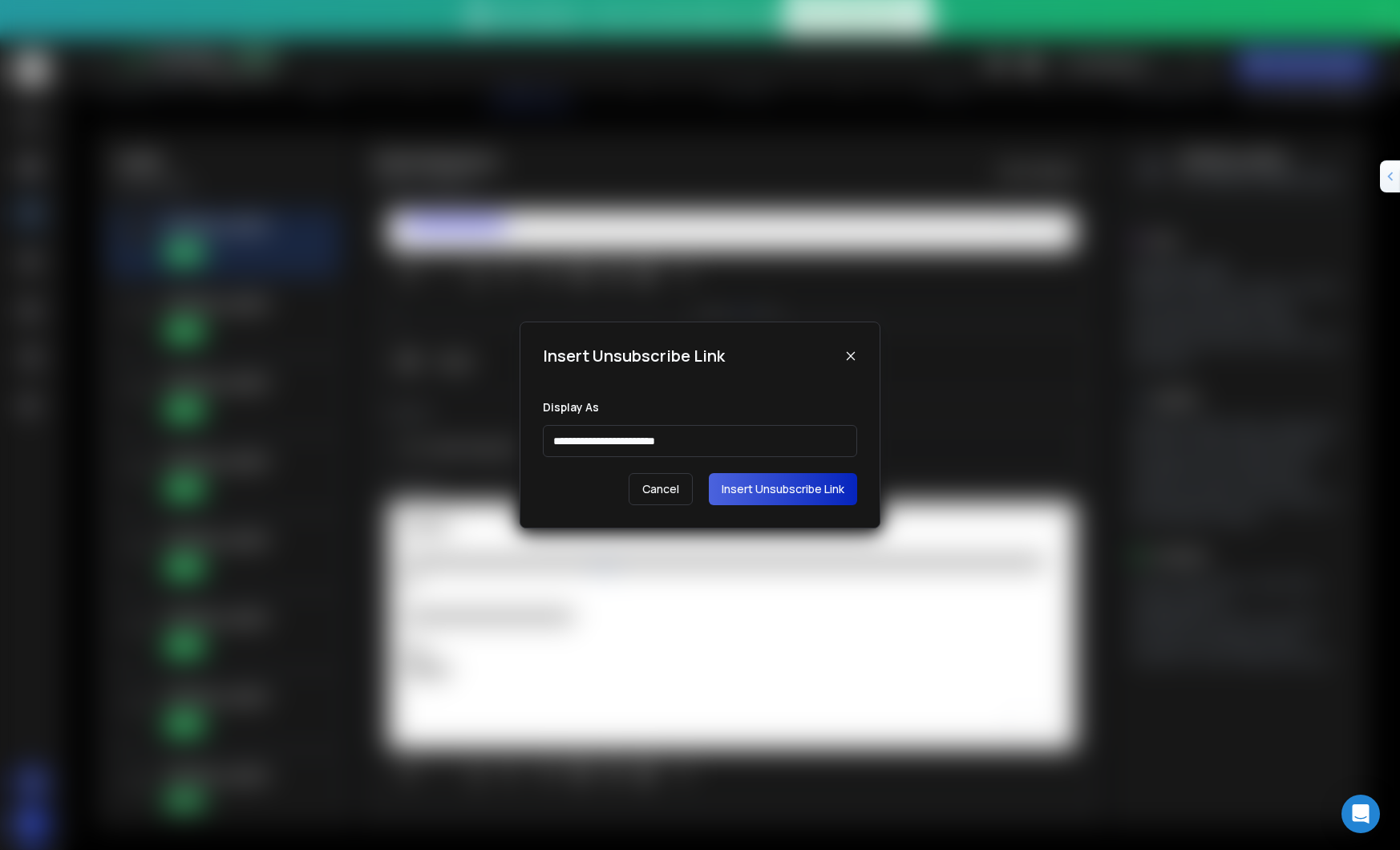
click at [781, 497] on button "Insert Unsubscribe Link" at bounding box center [783, 490] width 148 height 32
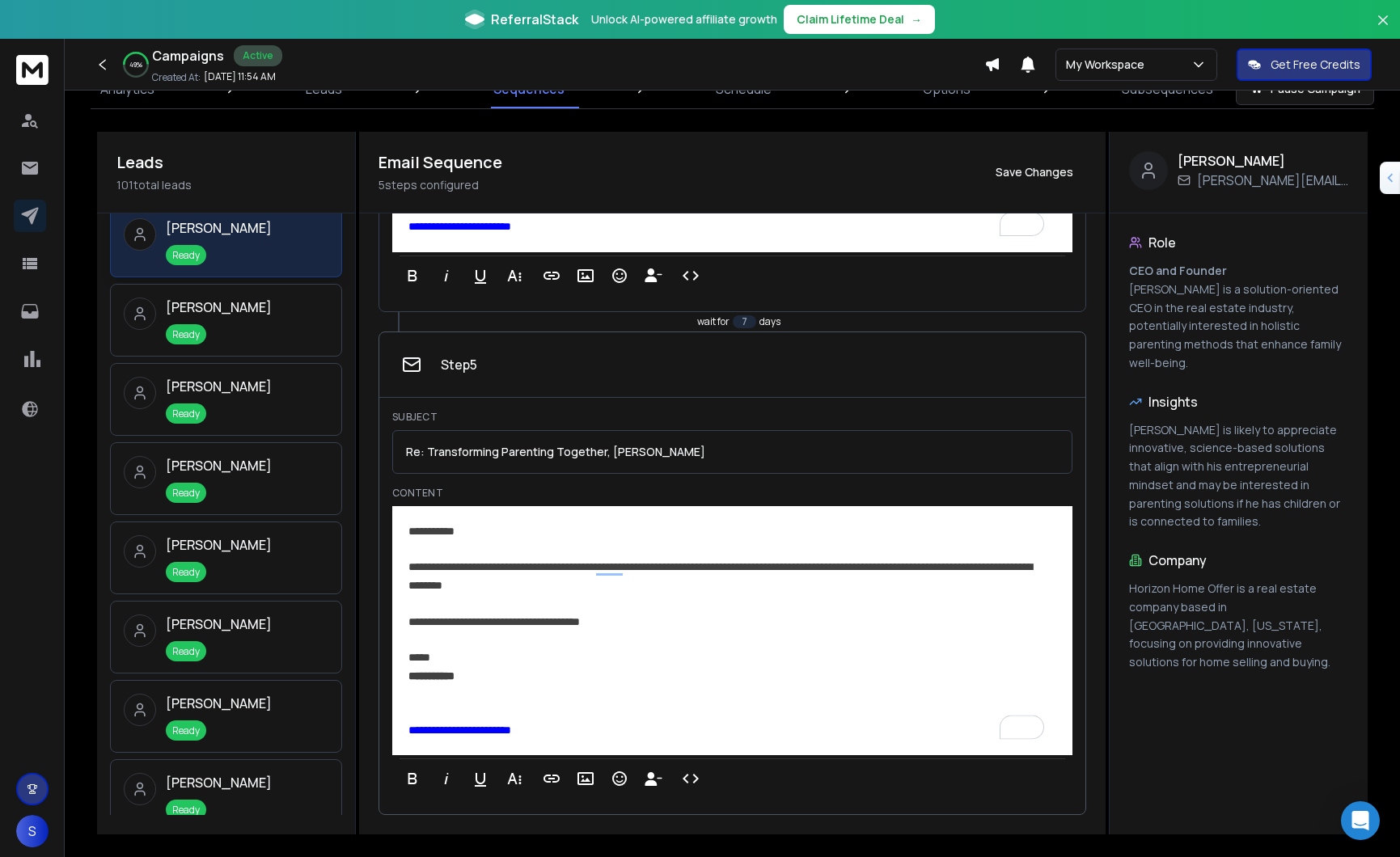
scroll to position [1457, 0]
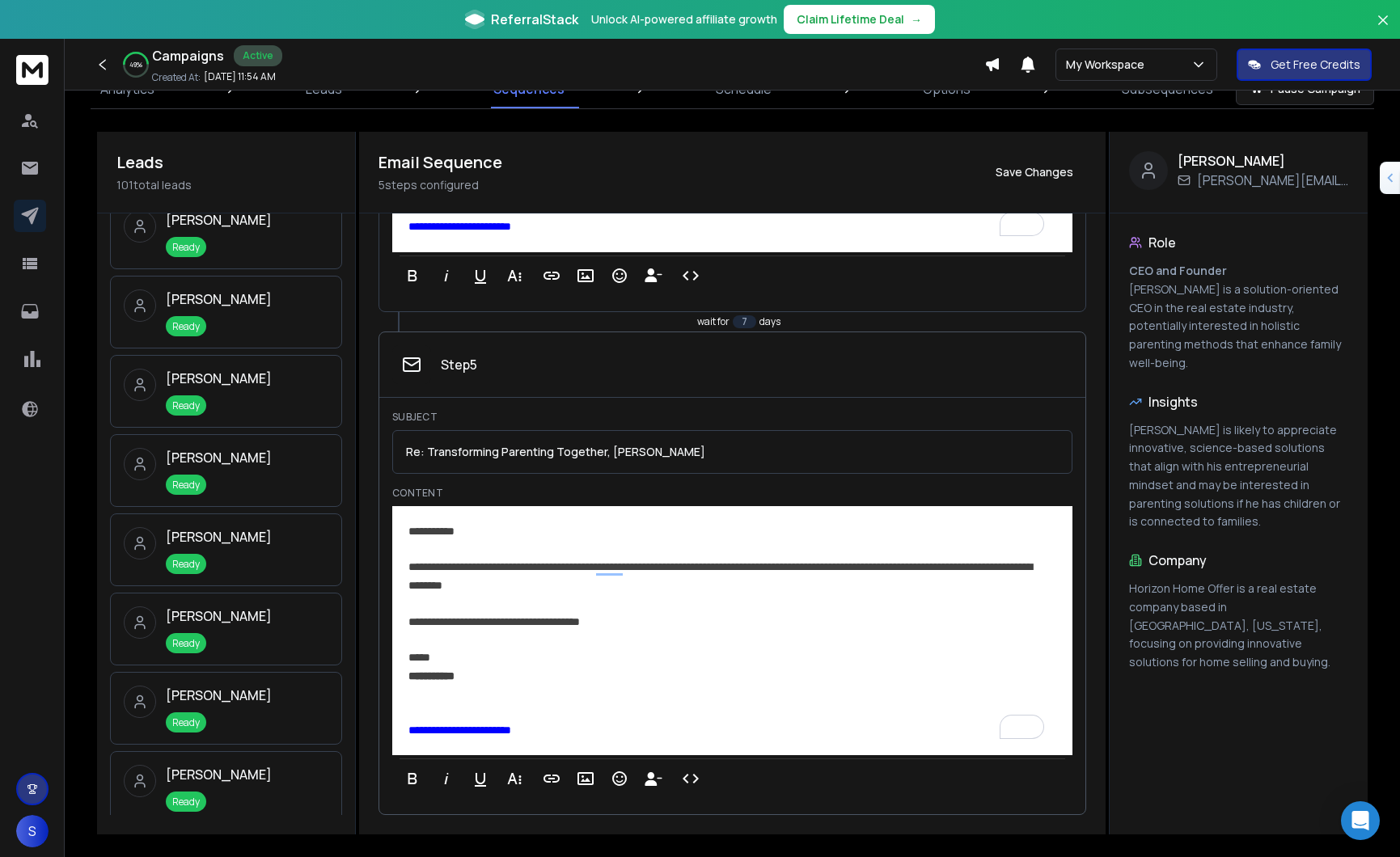
click at [1050, 176] on button "Save Changes" at bounding box center [1034, 172] width 104 height 32
click at [1033, 163] on button "Save Changes" at bounding box center [1034, 172] width 104 height 32
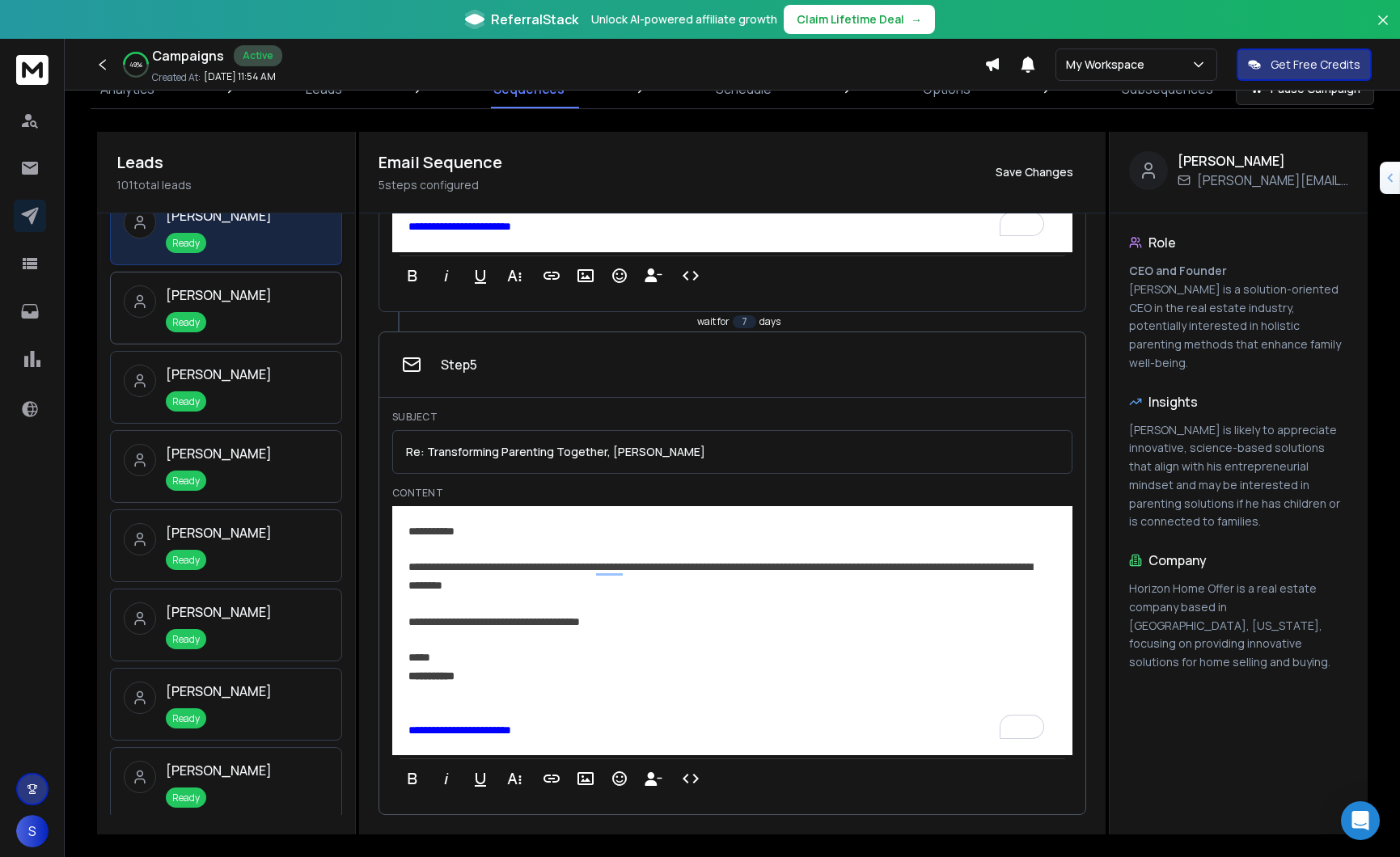
scroll to position [1302, 0]
click at [245, 315] on div "Ready" at bounding box center [247, 321] width 163 height 19
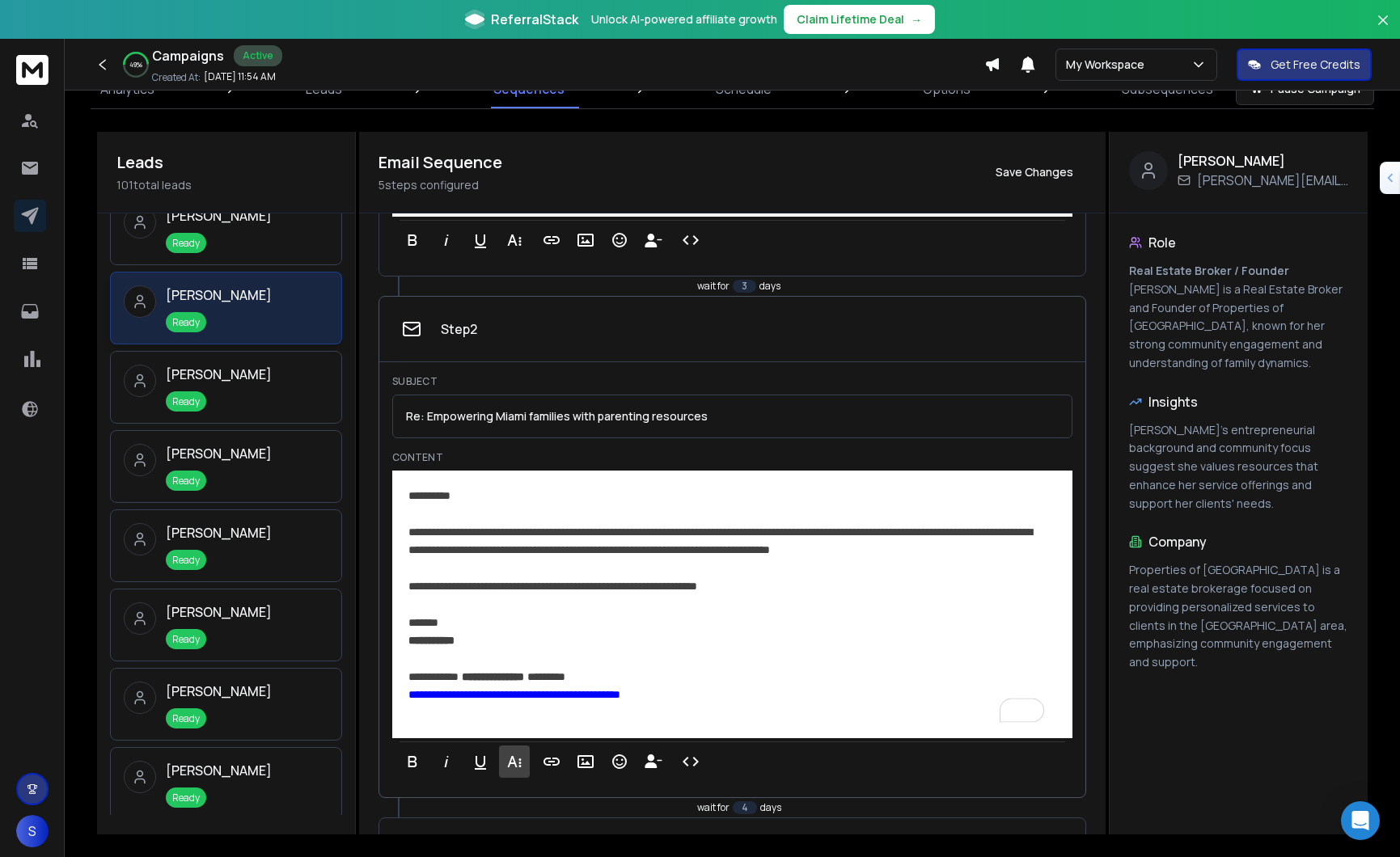
scroll to position [648, 0]
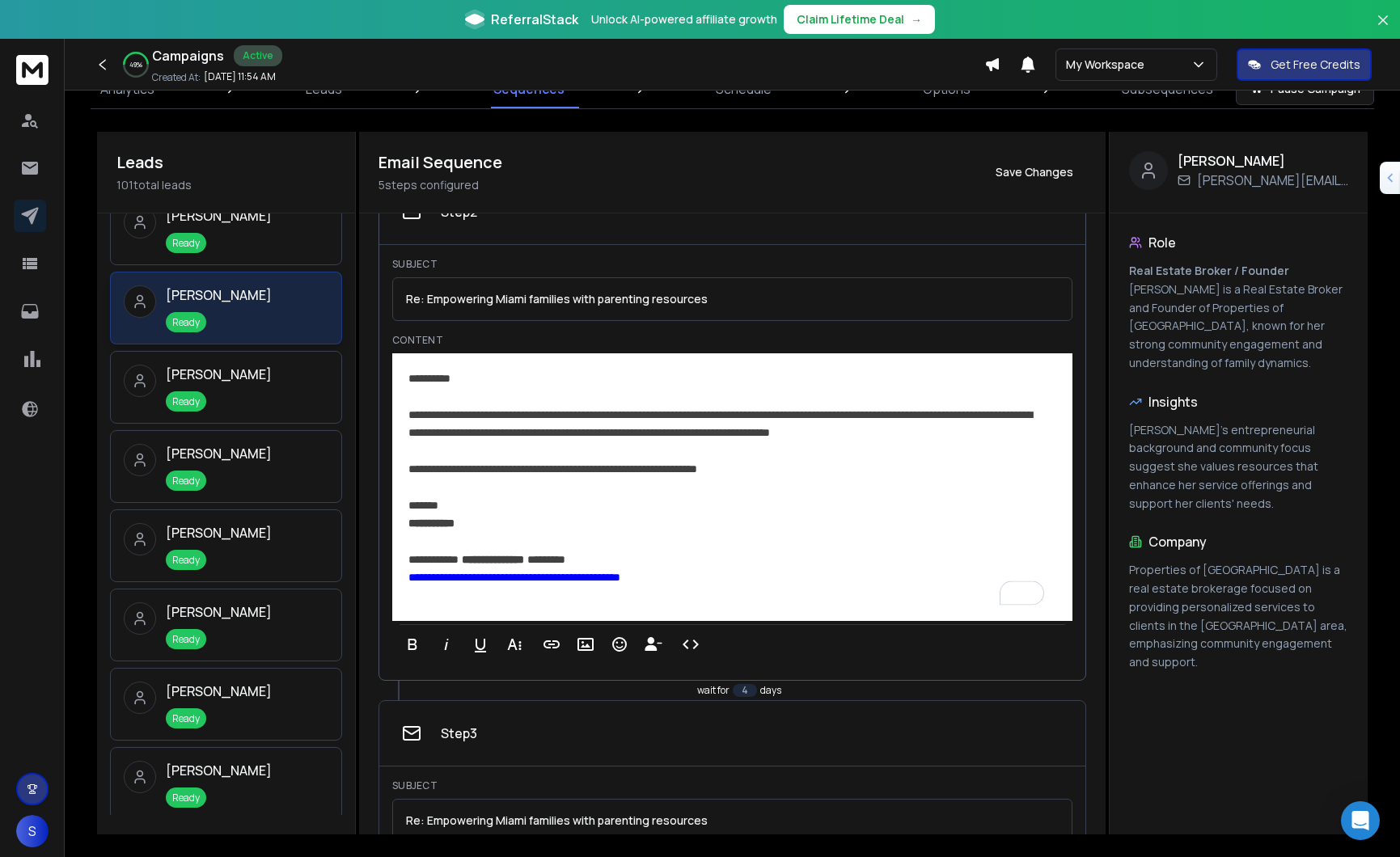
click at [482, 624] on div "Clear Formatting Font Family Arial Georgia Impact Tahoma Times New Roman Verdan…" at bounding box center [732, 644] width 681 height 46
click at [494, 614] on div "**********" at bounding box center [732, 487] width 681 height 268
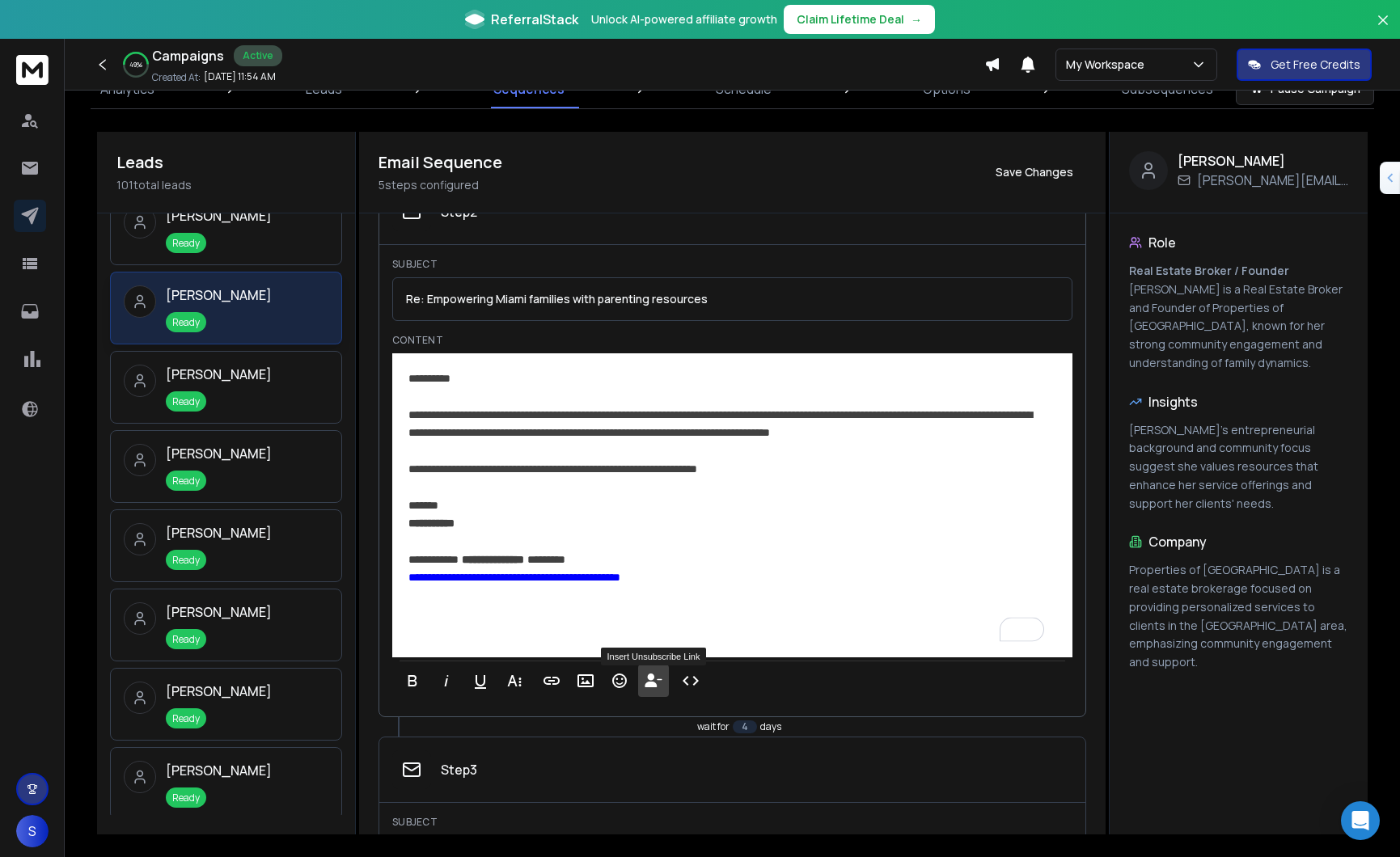
click at [664, 687] on button "Insert Unsubscribe Link" at bounding box center [654, 681] width 31 height 32
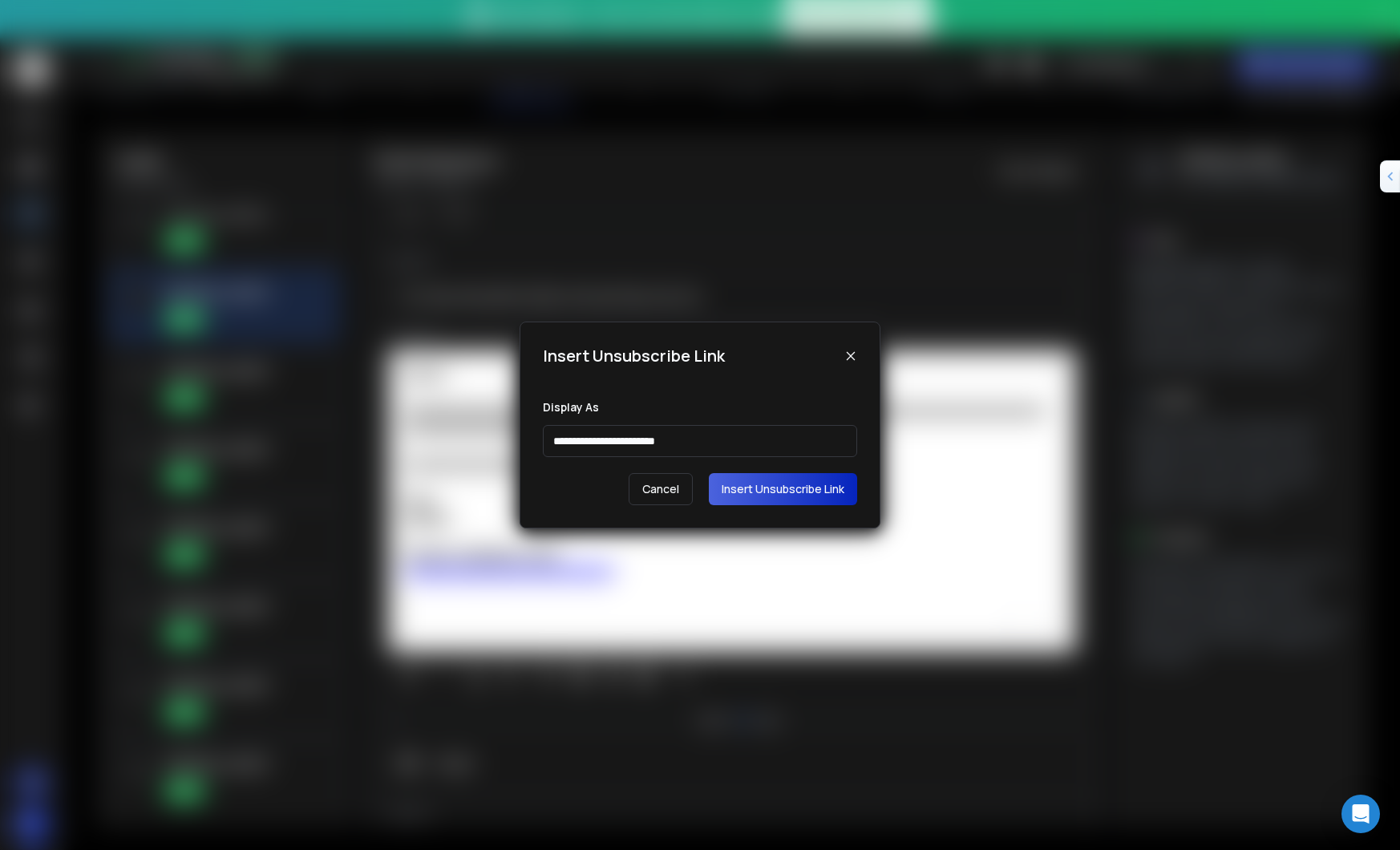
click at [778, 470] on div "**********" at bounding box center [700, 453] width 314 height 106
click at [773, 491] on button "Insert Unsubscribe Link" at bounding box center [783, 490] width 148 height 32
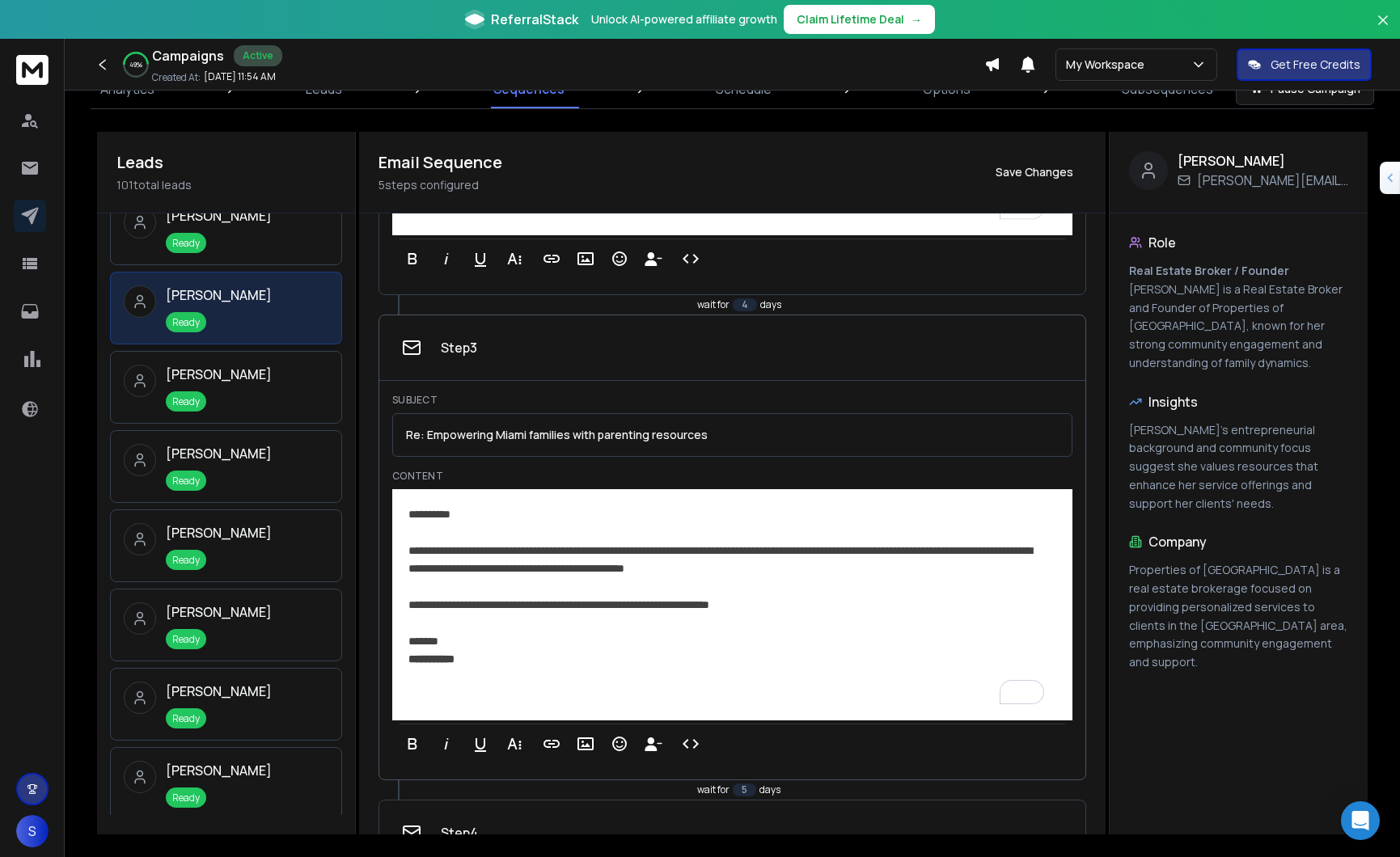
scroll to position [1338, 0]
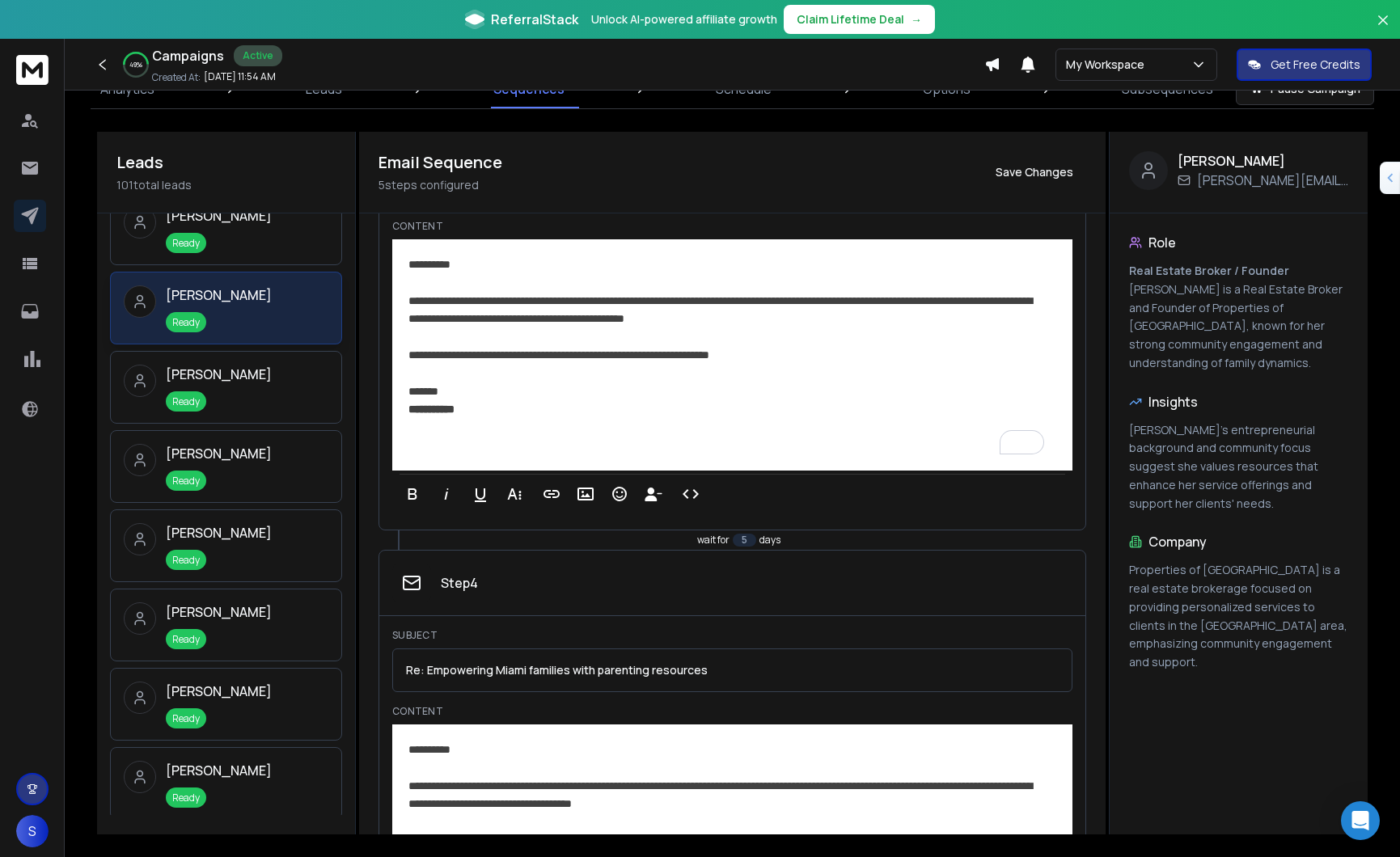
click at [496, 463] on div "**********" at bounding box center [732, 355] width 681 height 231
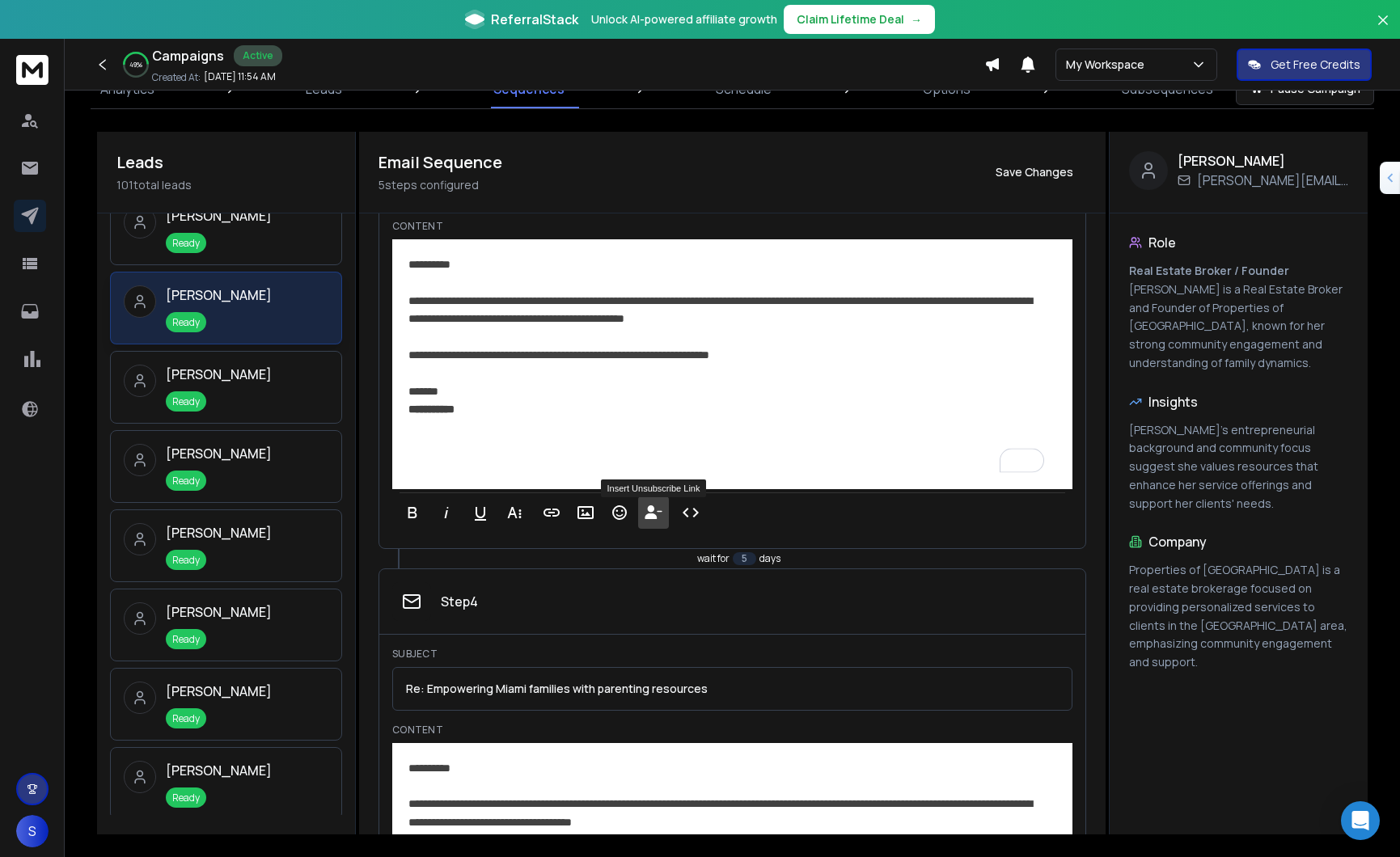
click at [667, 516] on button "Insert Unsubscribe Link" at bounding box center [654, 513] width 31 height 32
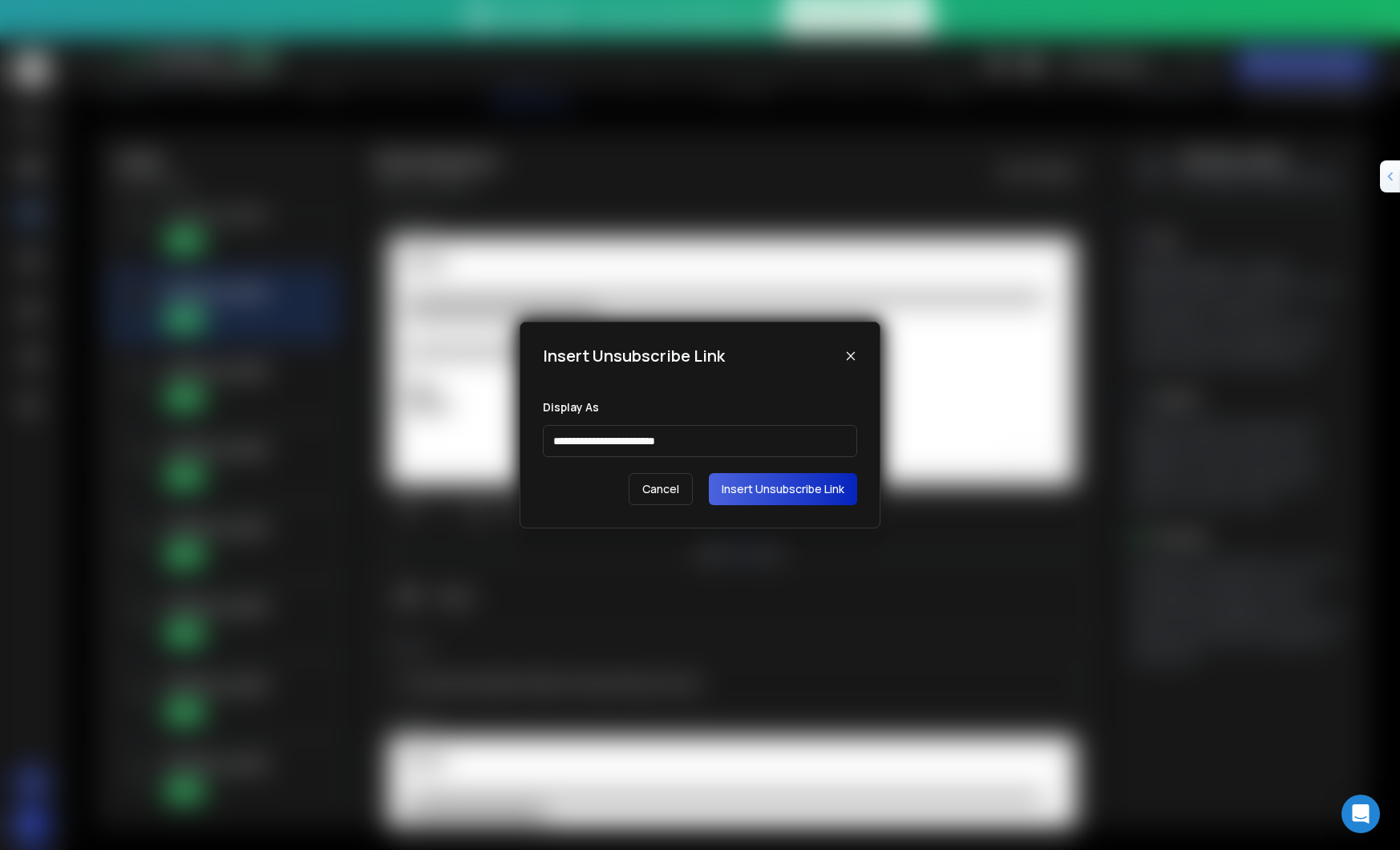
click at [736, 478] on button "Insert Unsubscribe Link" at bounding box center [783, 490] width 148 height 32
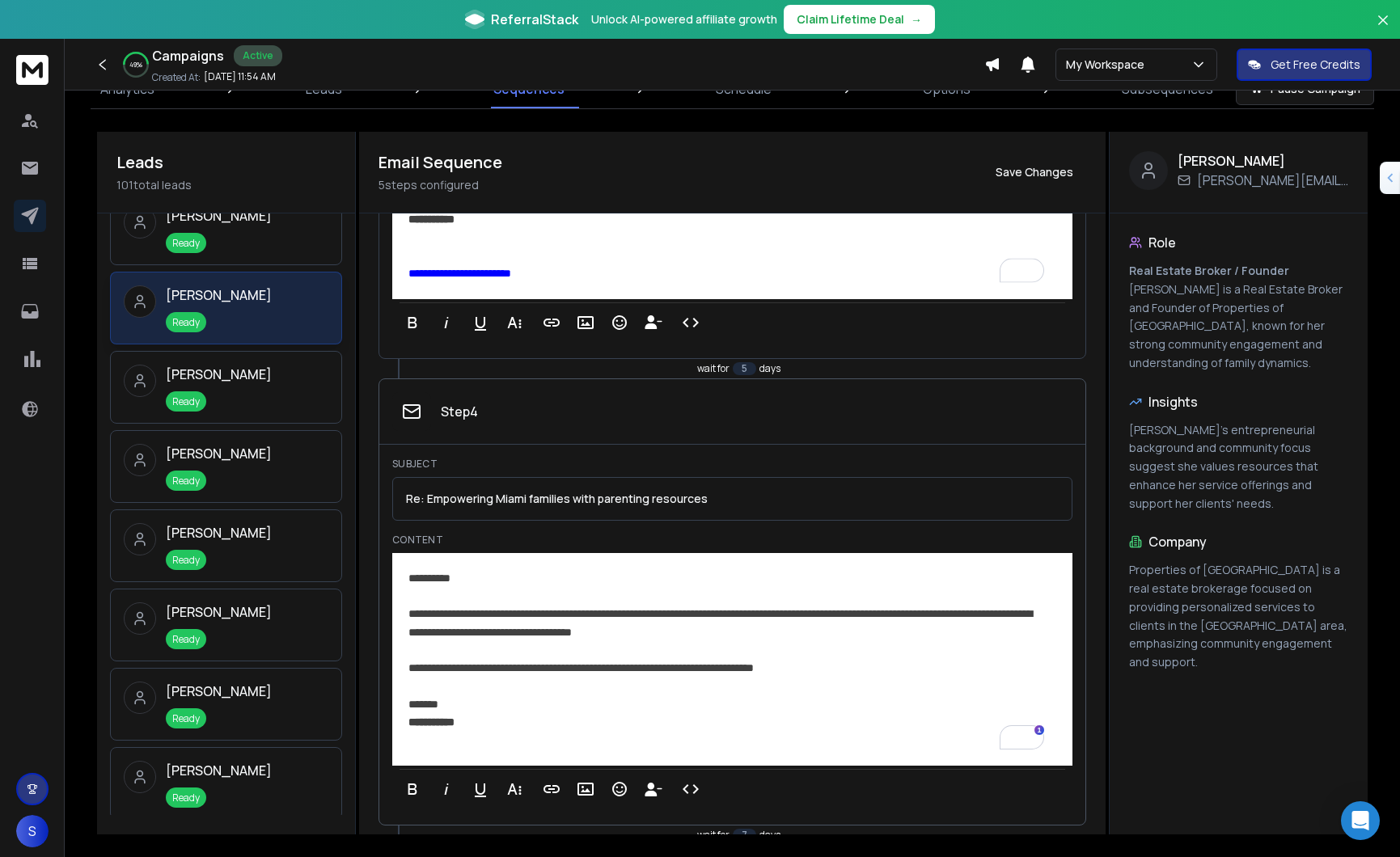
scroll to position [1719, 0]
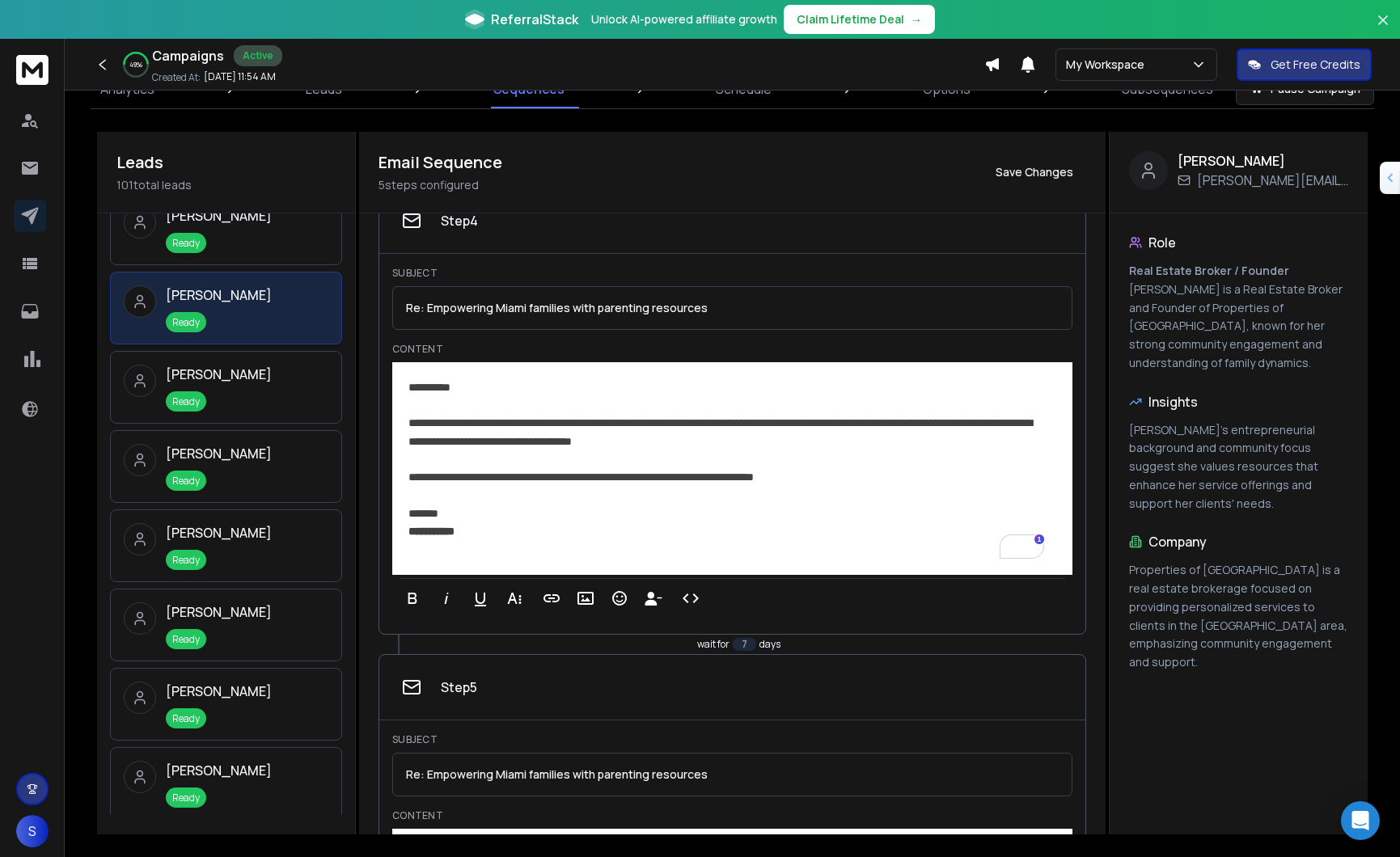
click at [481, 561] on div "**********" at bounding box center [732, 469] width 681 height 214
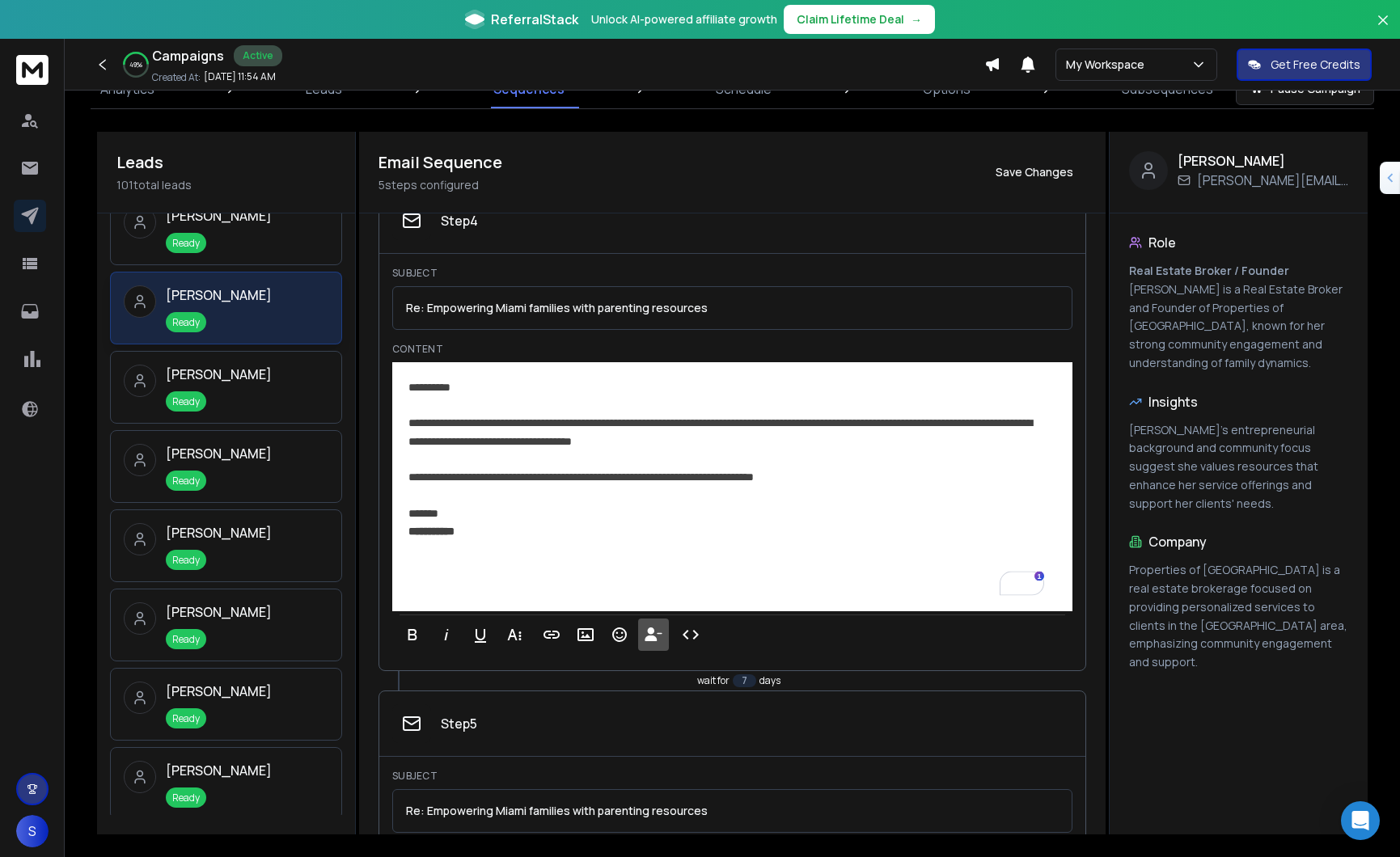
click at [638, 630] on button "Insert Unsubscribe Link" at bounding box center [654, 635] width 31 height 32
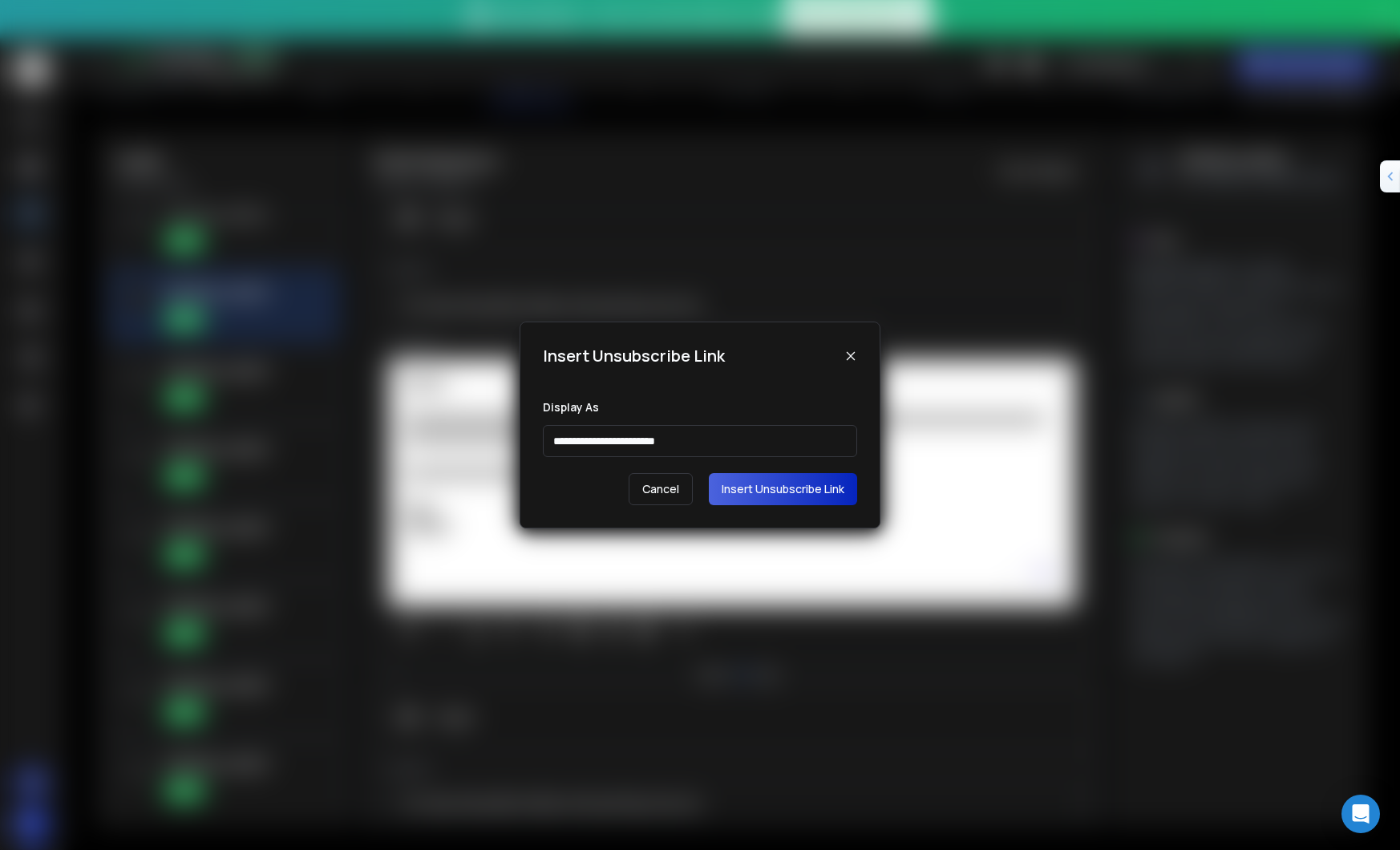
click at [774, 487] on button "Insert Unsubscribe Link" at bounding box center [783, 490] width 148 height 32
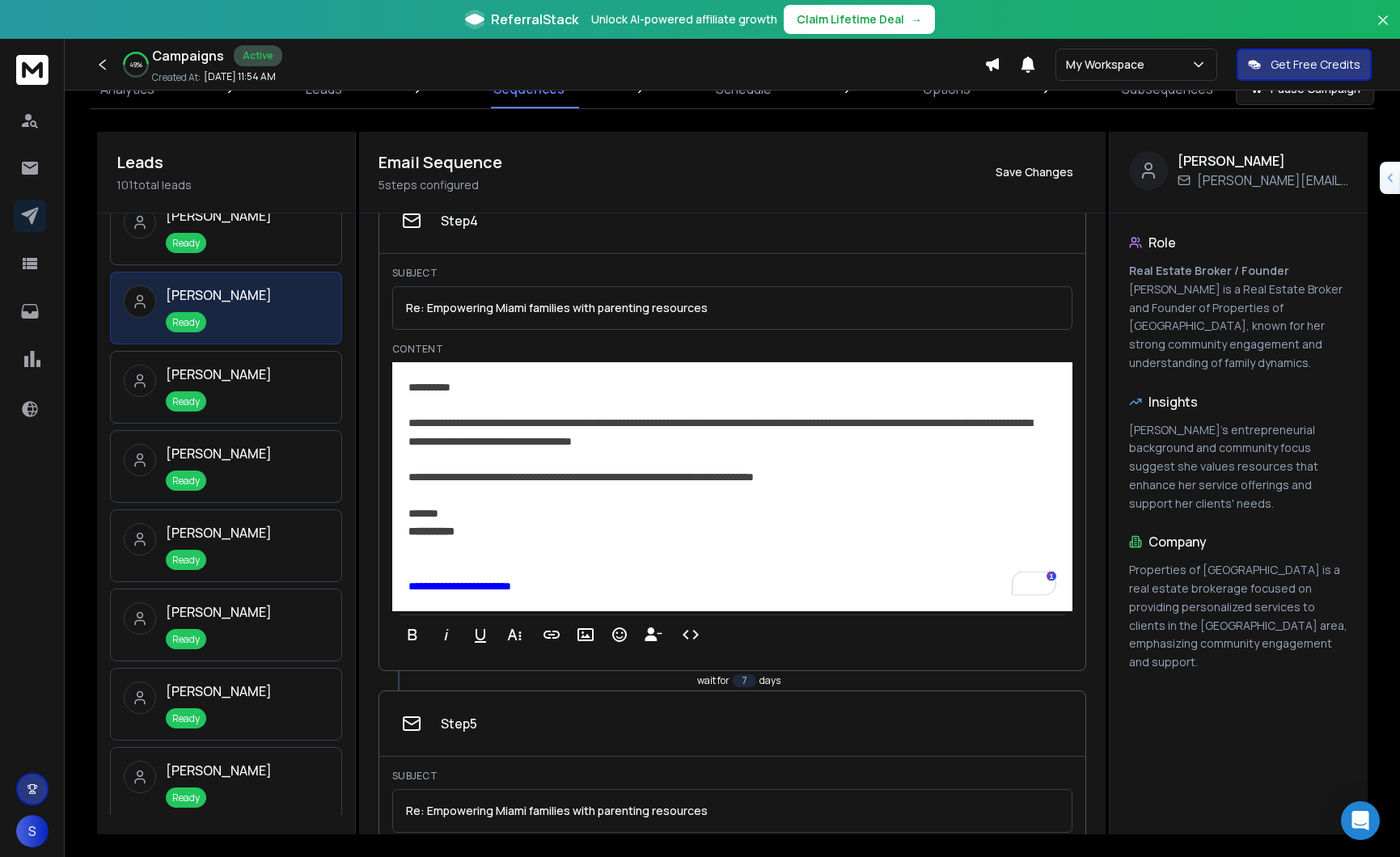
scroll to position [2043, 0]
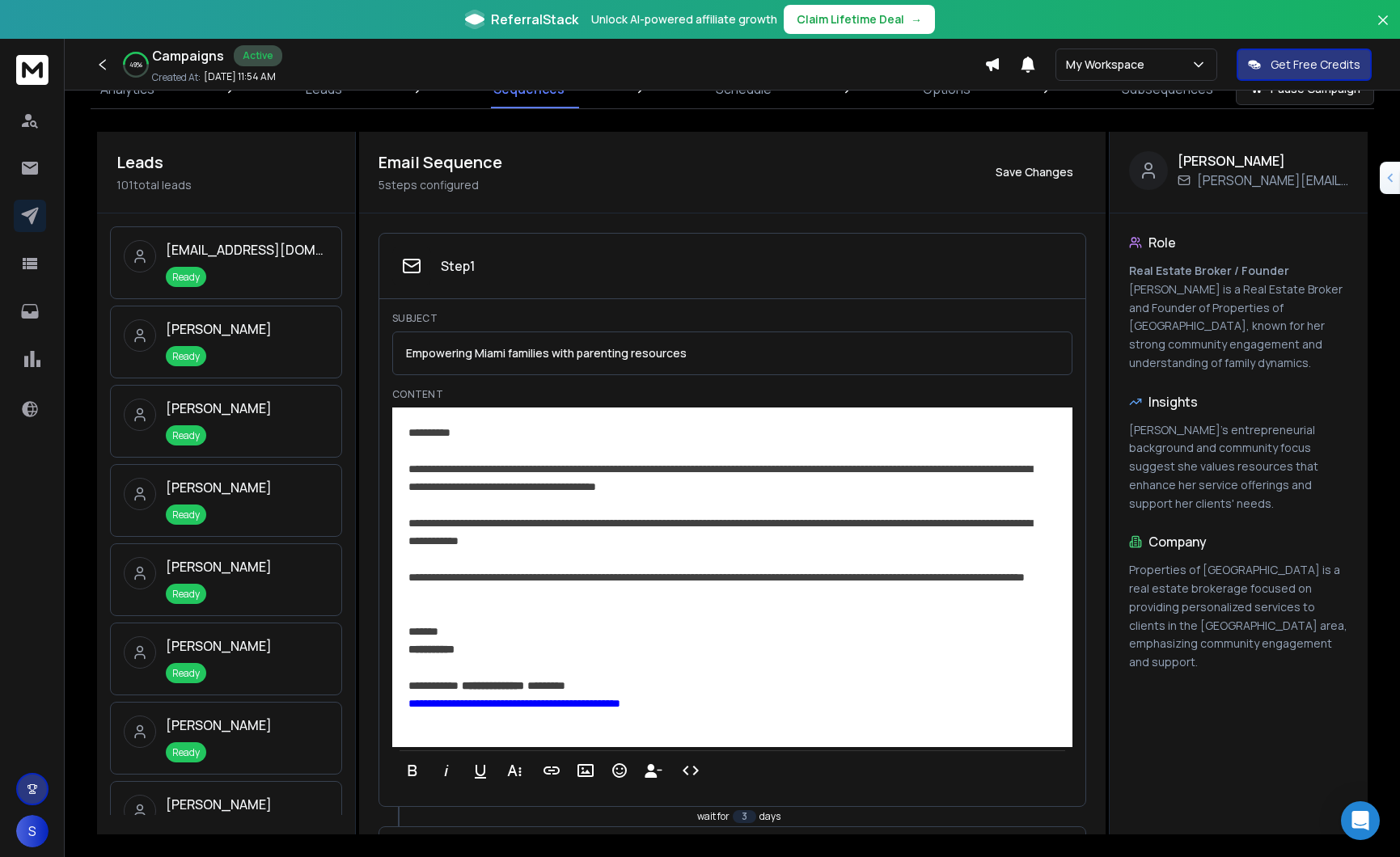
scroll to position [2043, 0]
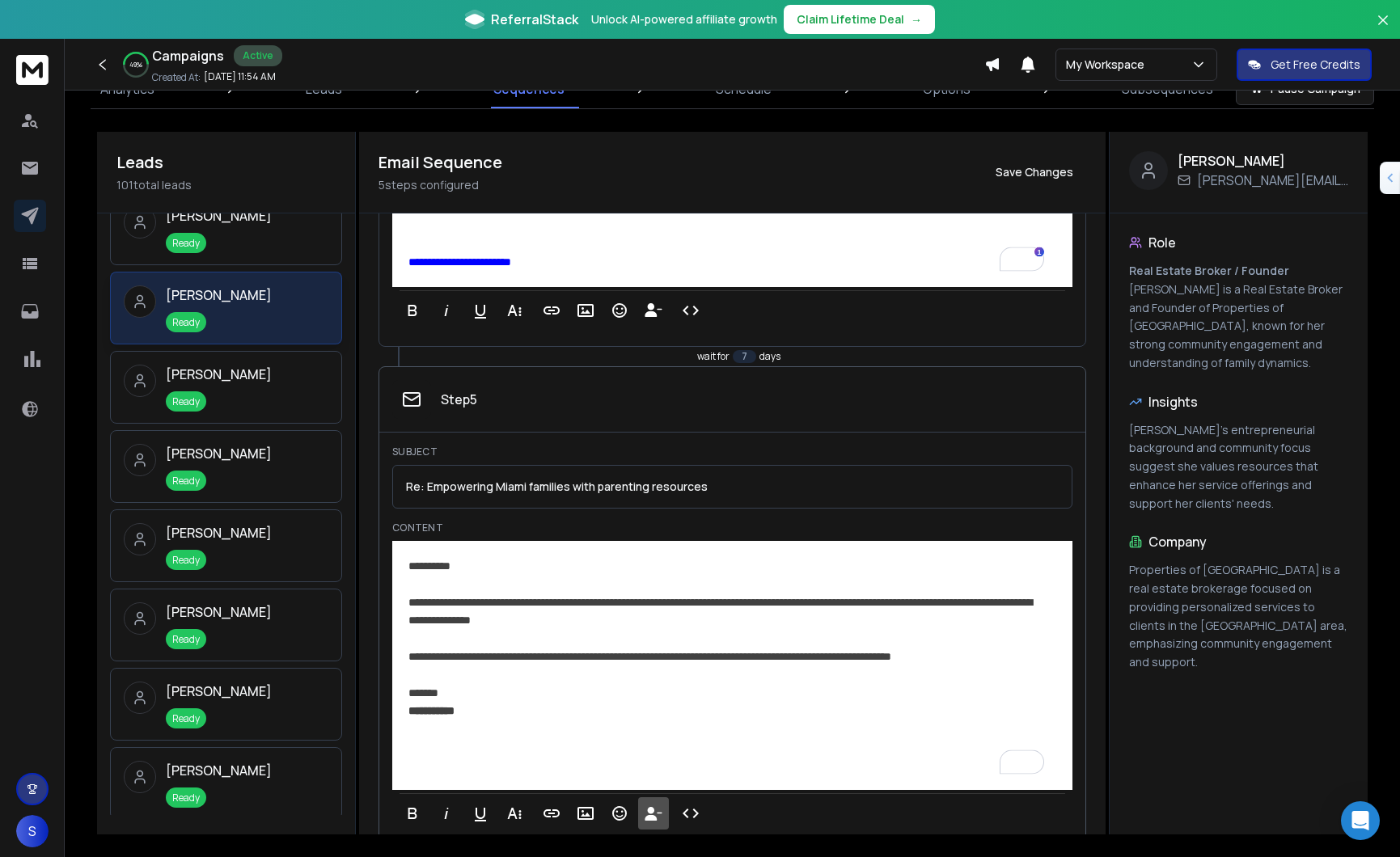
click at [658, 822] on button "Insert Unsubscribe Link" at bounding box center [654, 814] width 31 height 32
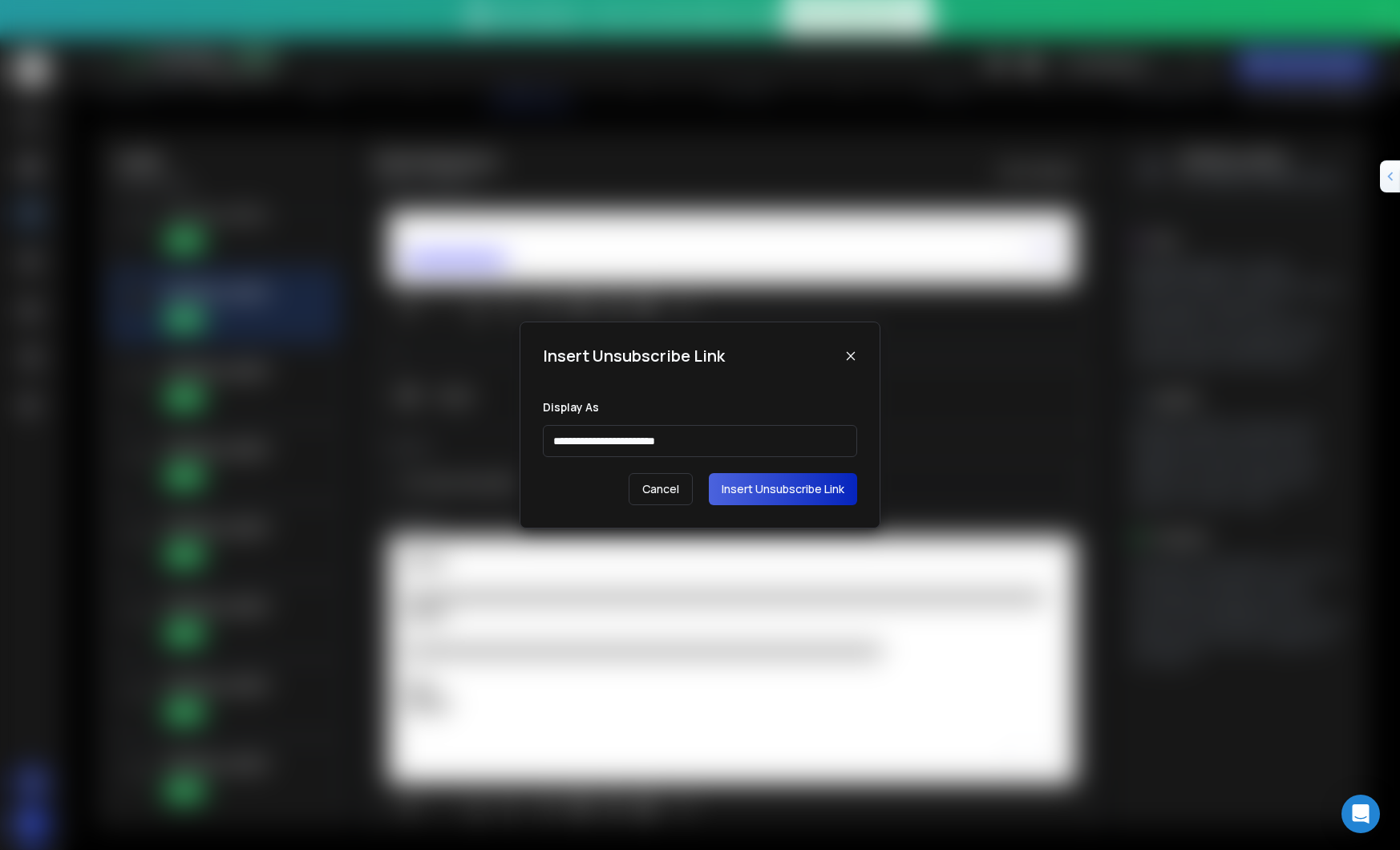
click at [783, 467] on div "**********" at bounding box center [700, 453] width 314 height 106
click at [775, 485] on button "Insert Unsubscribe Link" at bounding box center [783, 490] width 148 height 32
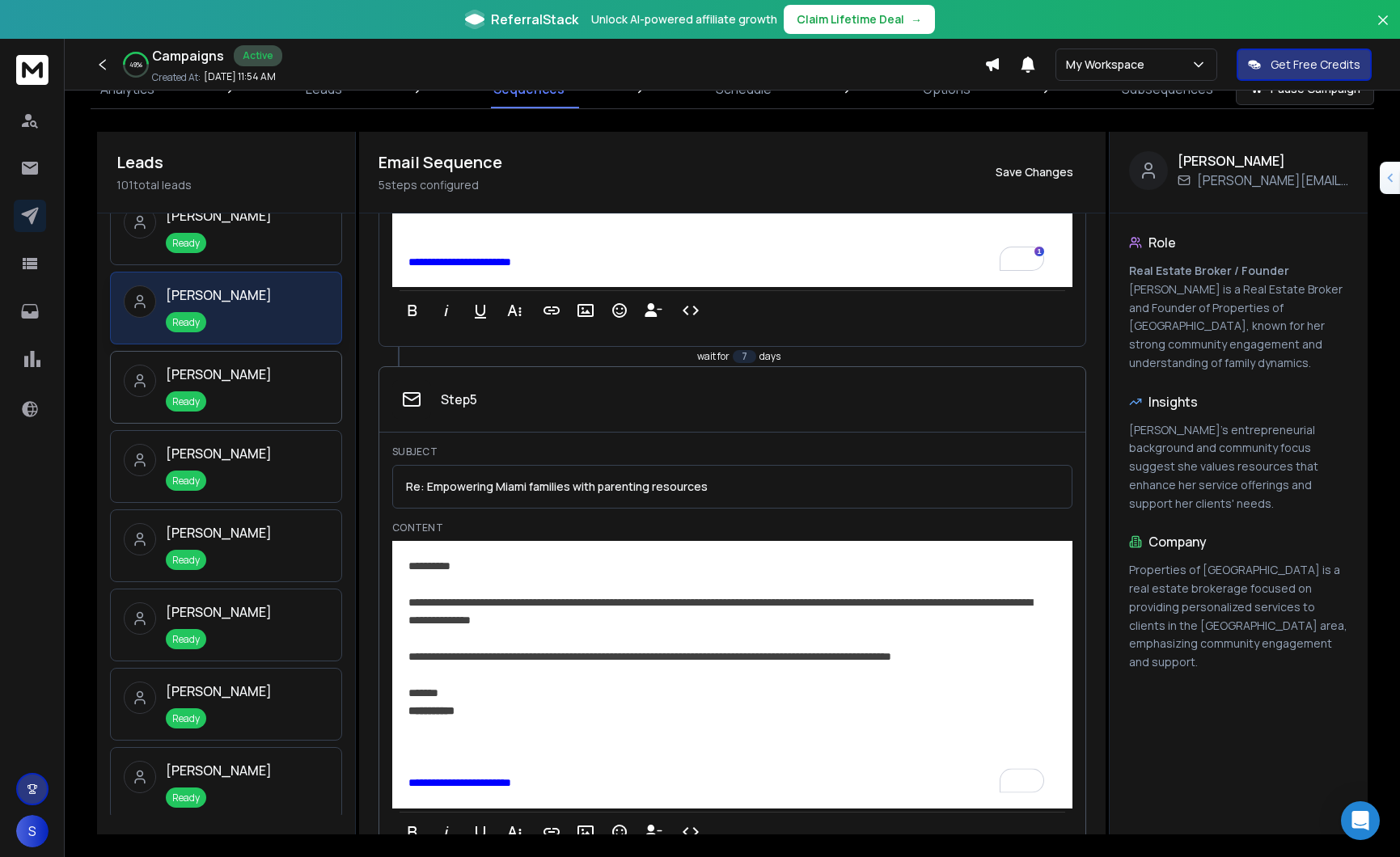
click at [254, 365] on div "[PERSON_NAME]" at bounding box center [247, 375] width 163 height 19
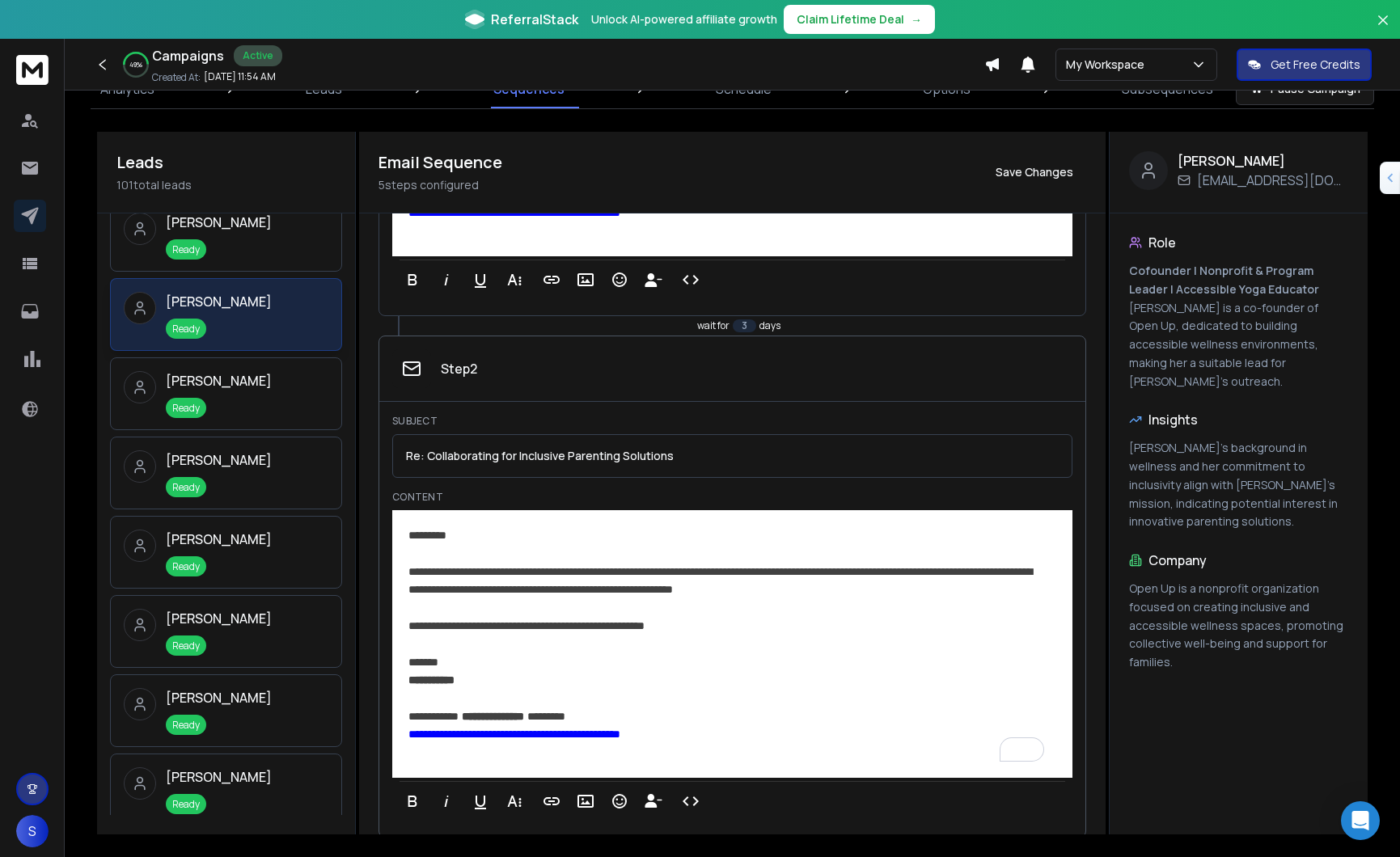
scroll to position [667, 0]
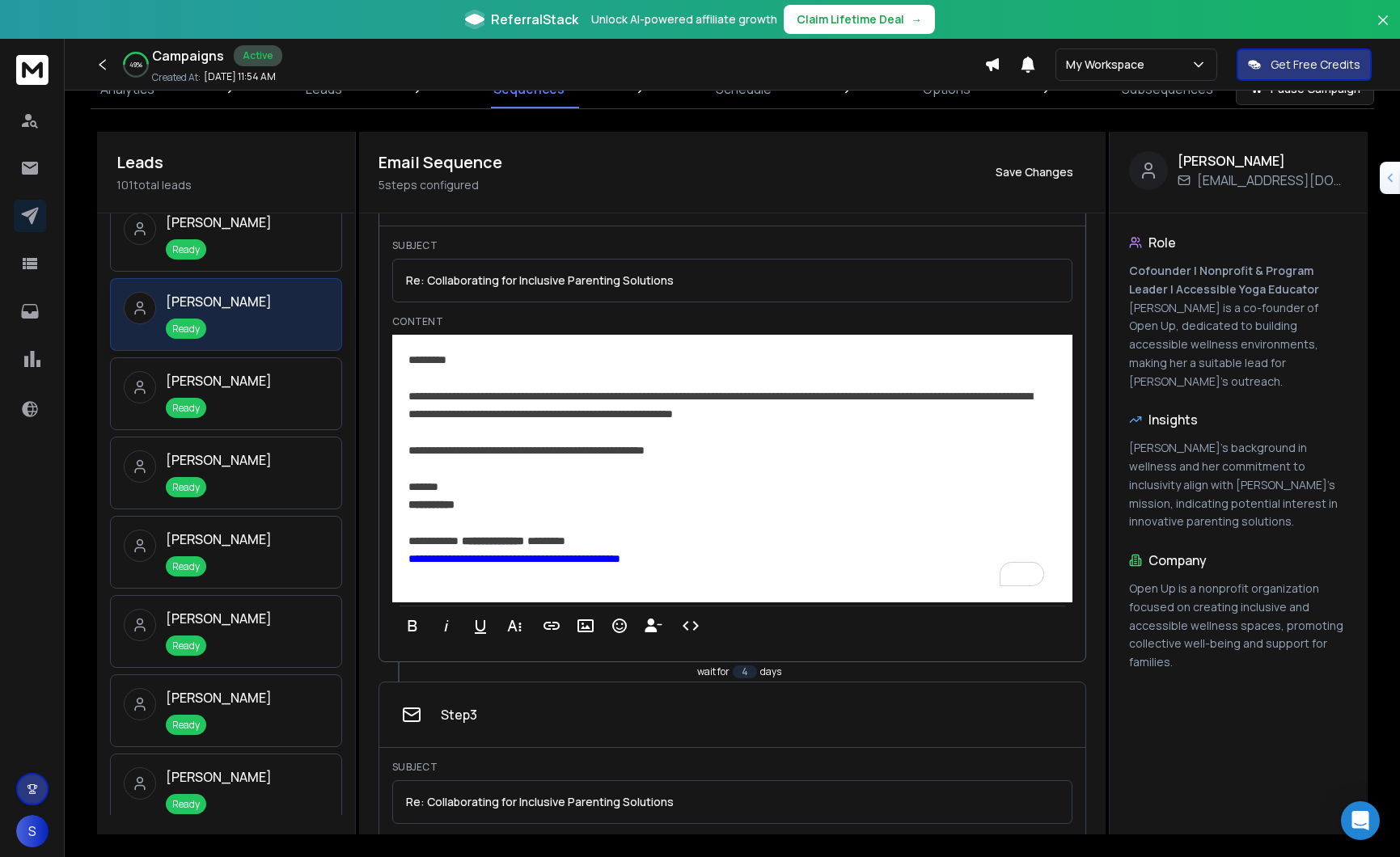
click at [486, 584] on div "To enrich screen reader interactions, please activate Accessibility in Grammarl…" at bounding box center [732, 577] width 648 height 18
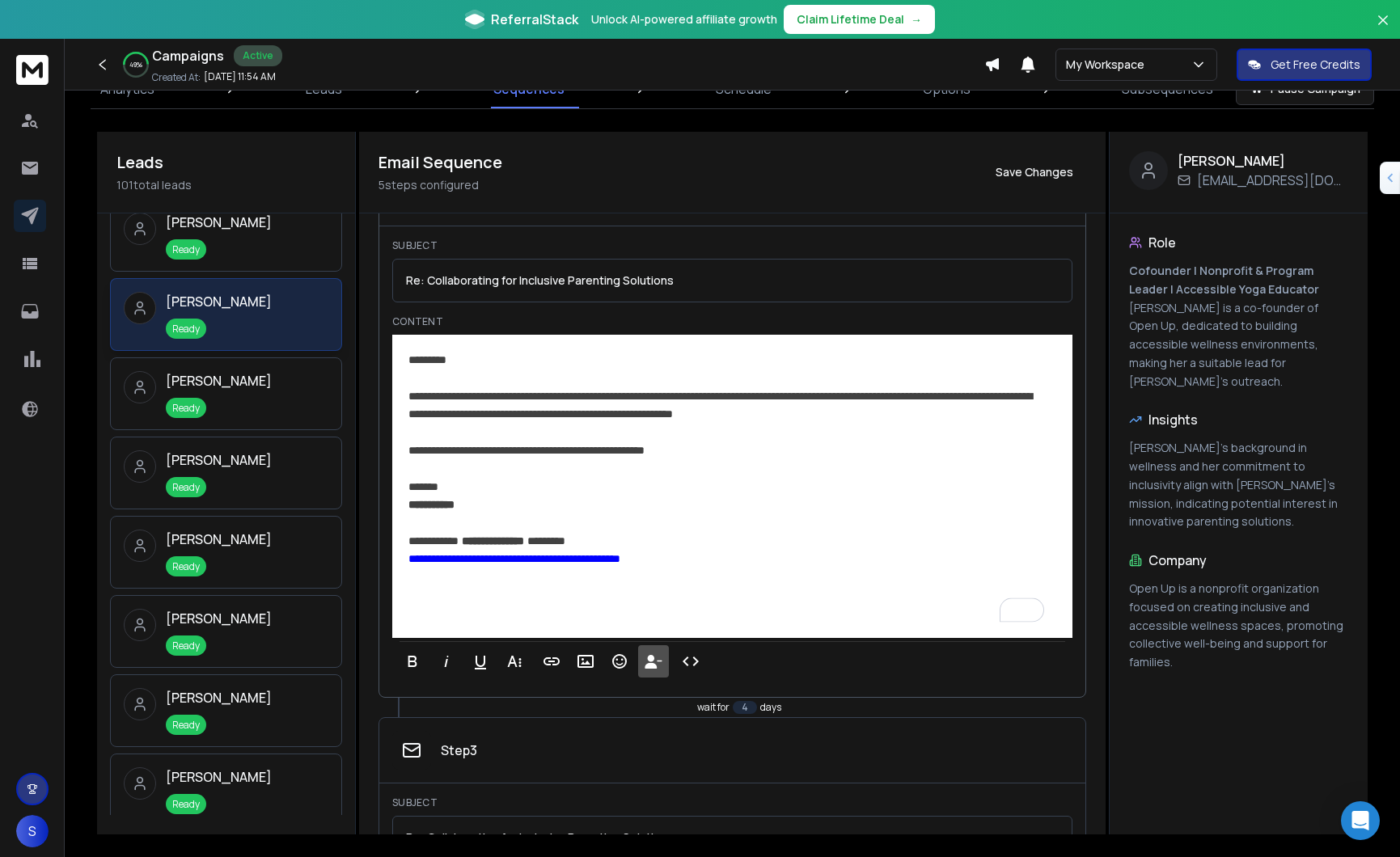
click at [664, 664] on button "Insert Unsubscribe Link" at bounding box center [654, 662] width 31 height 32
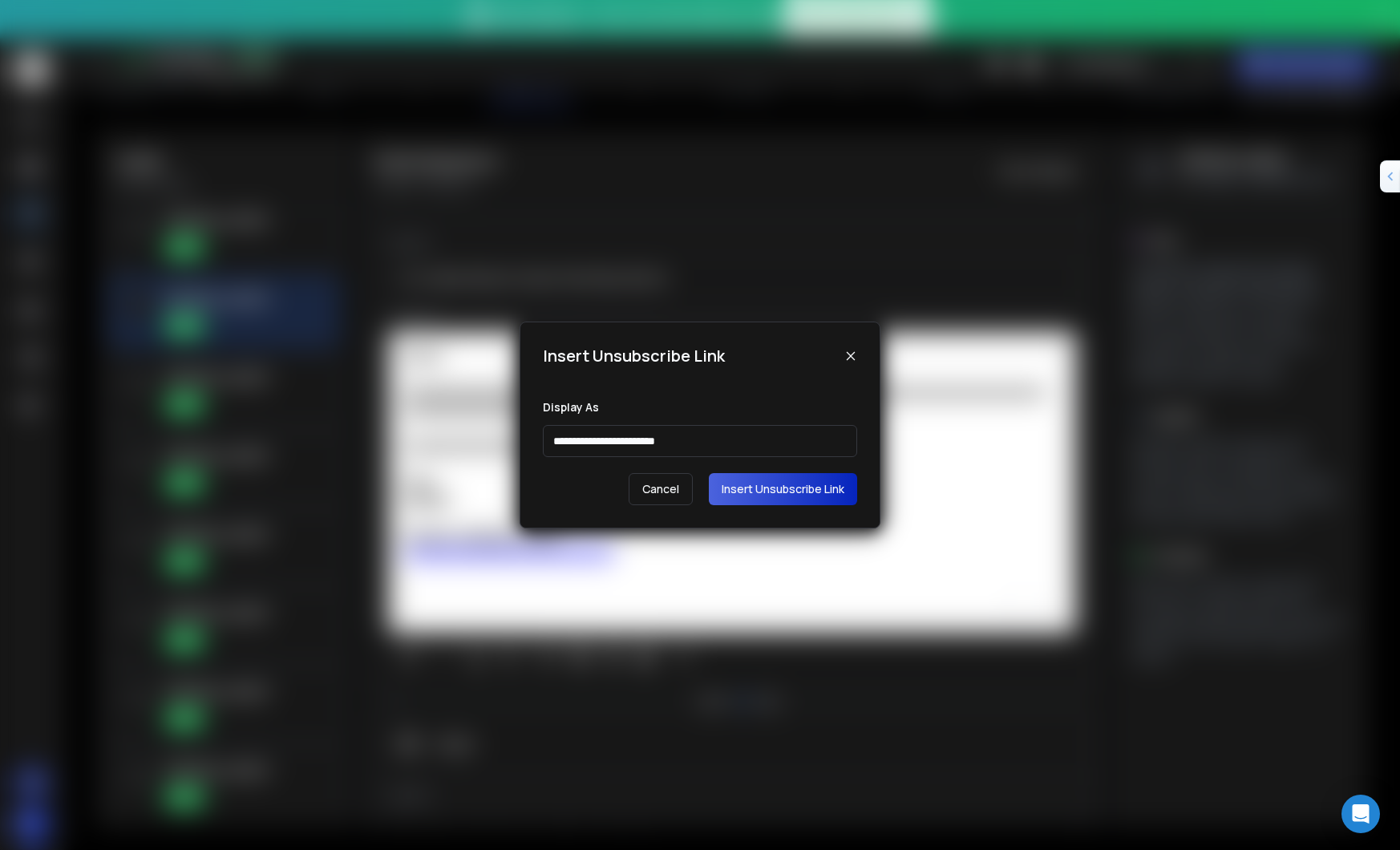
drag, startPoint x: 751, startPoint y: 484, endPoint x: 755, endPoint y: 491, distance: 8.1
click at [751, 483] on button "Insert Unsubscribe Link" at bounding box center [783, 490] width 148 height 32
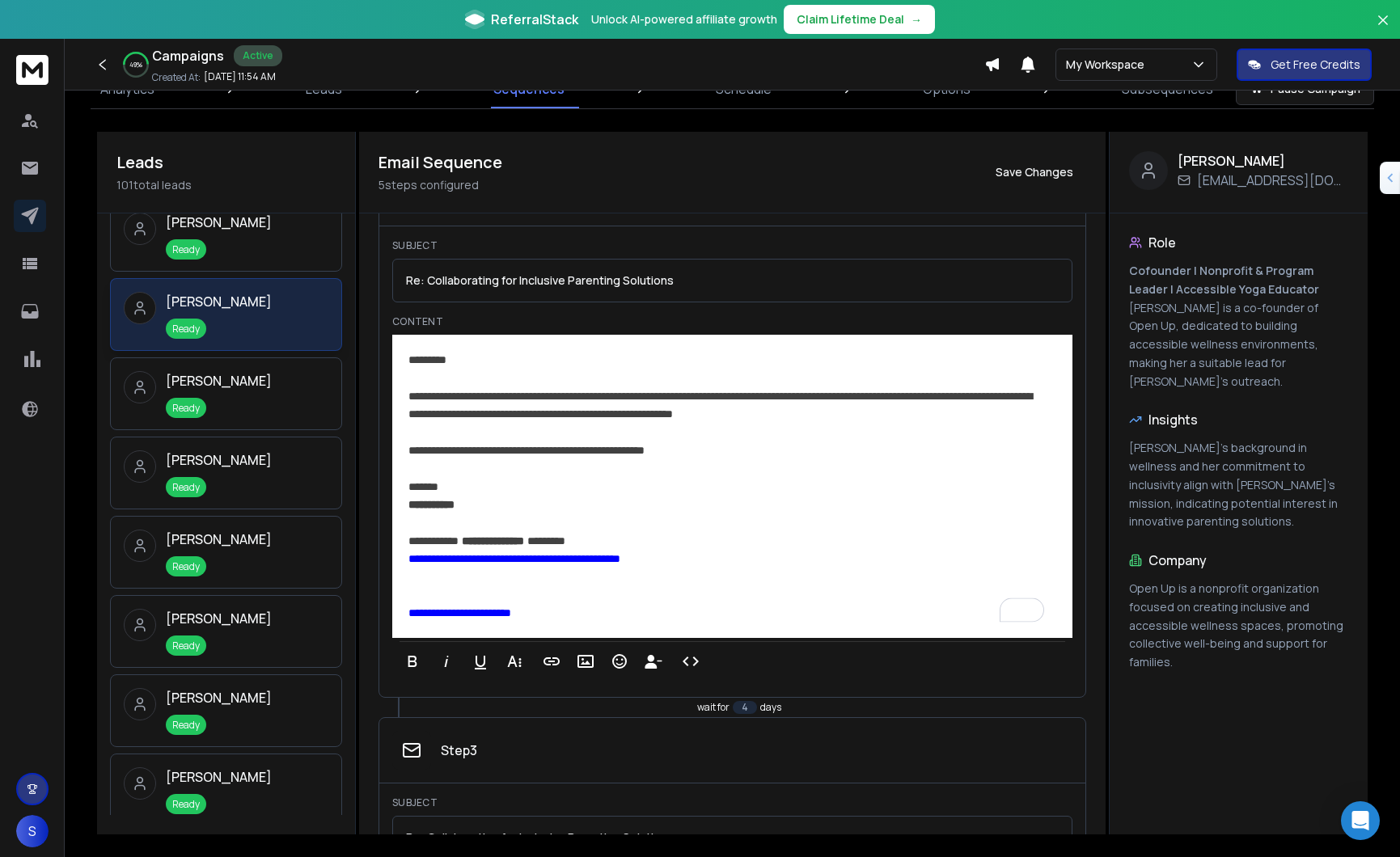
scroll to position [859, 0]
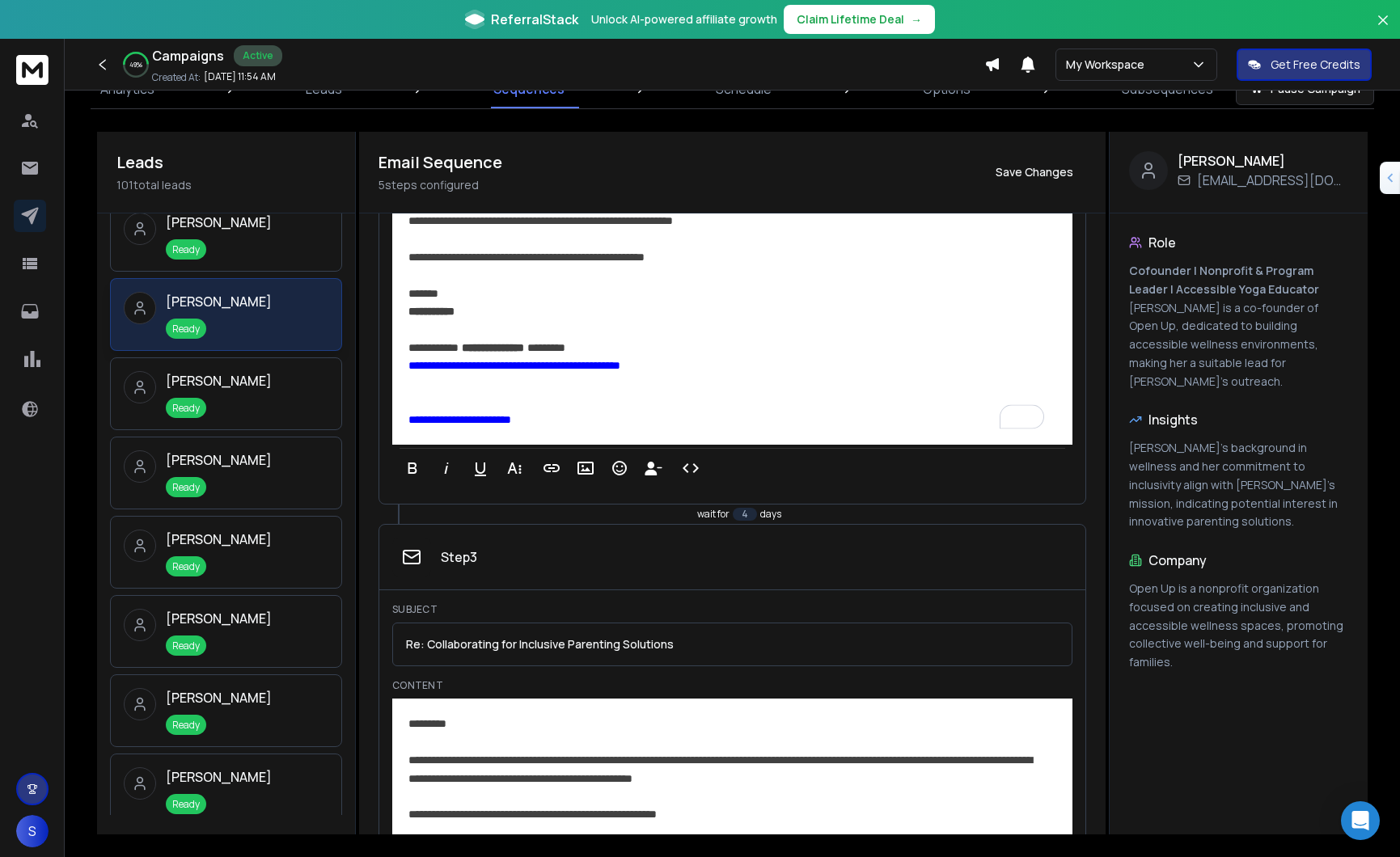
click at [492, 397] on div "To enrich screen reader interactions, please activate Accessibility in Grammarl…" at bounding box center [732, 402] width 648 height 18
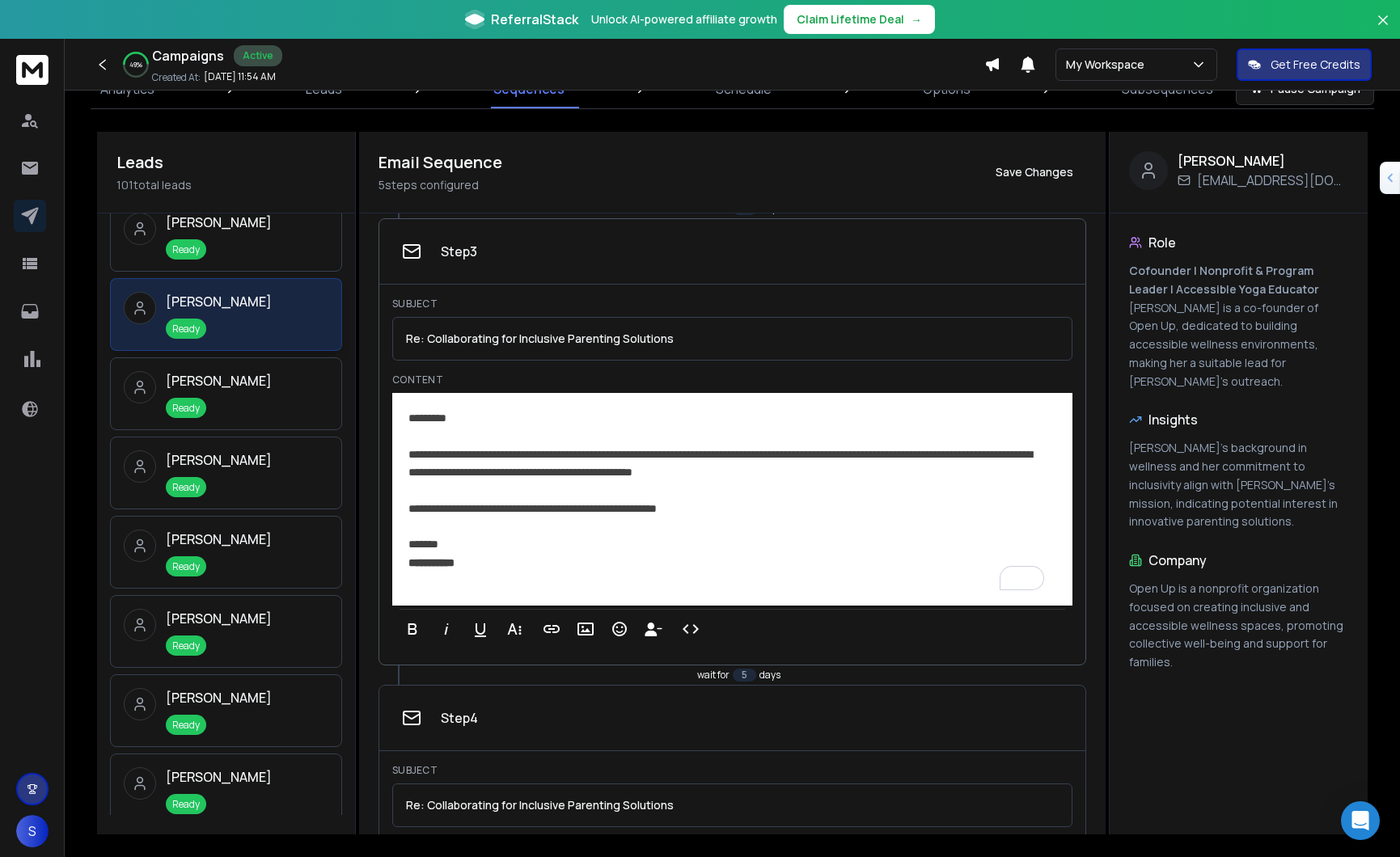
scroll to position [1294, 0]
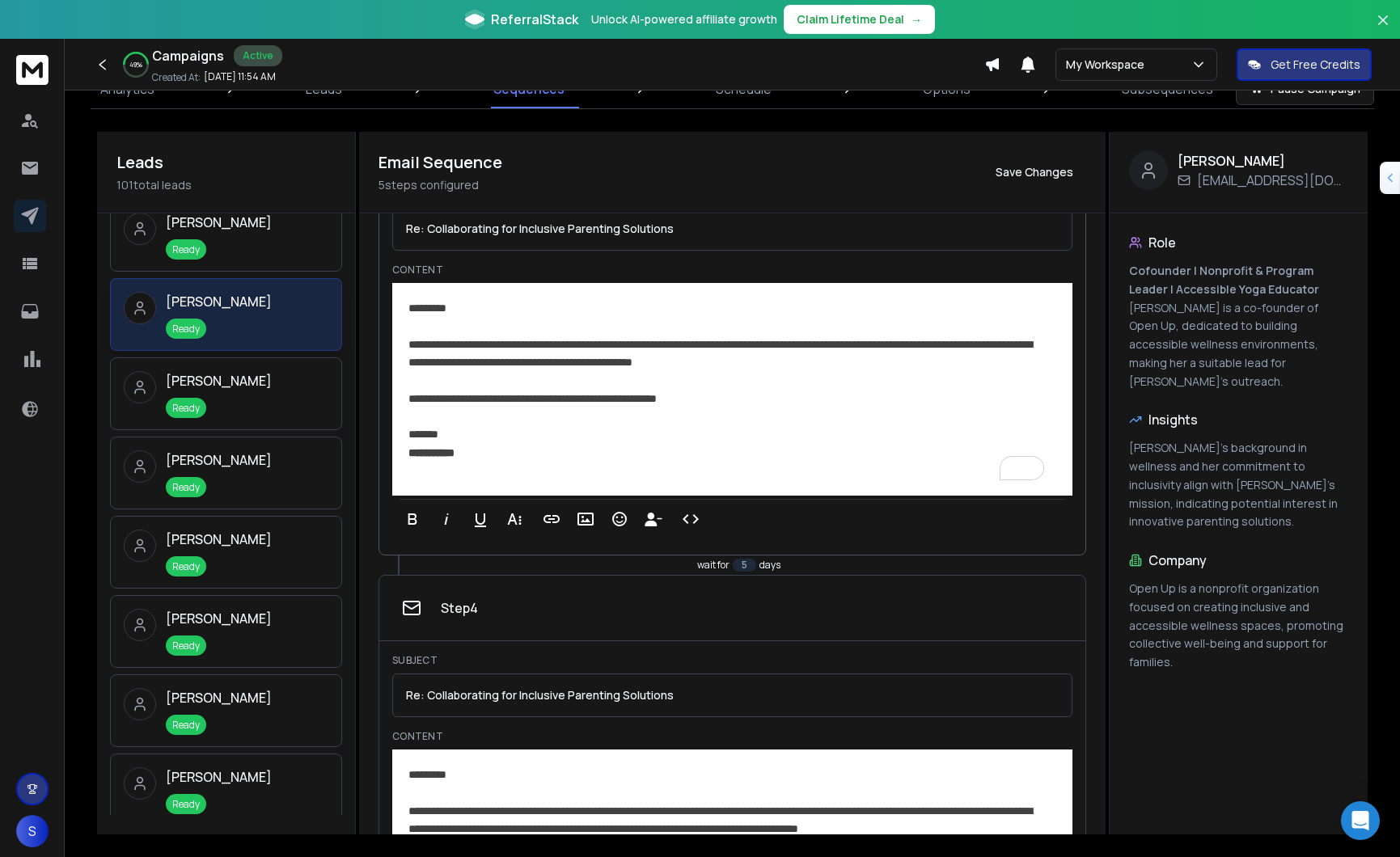
click at [446, 487] on div "**********" at bounding box center [732, 390] width 681 height 214
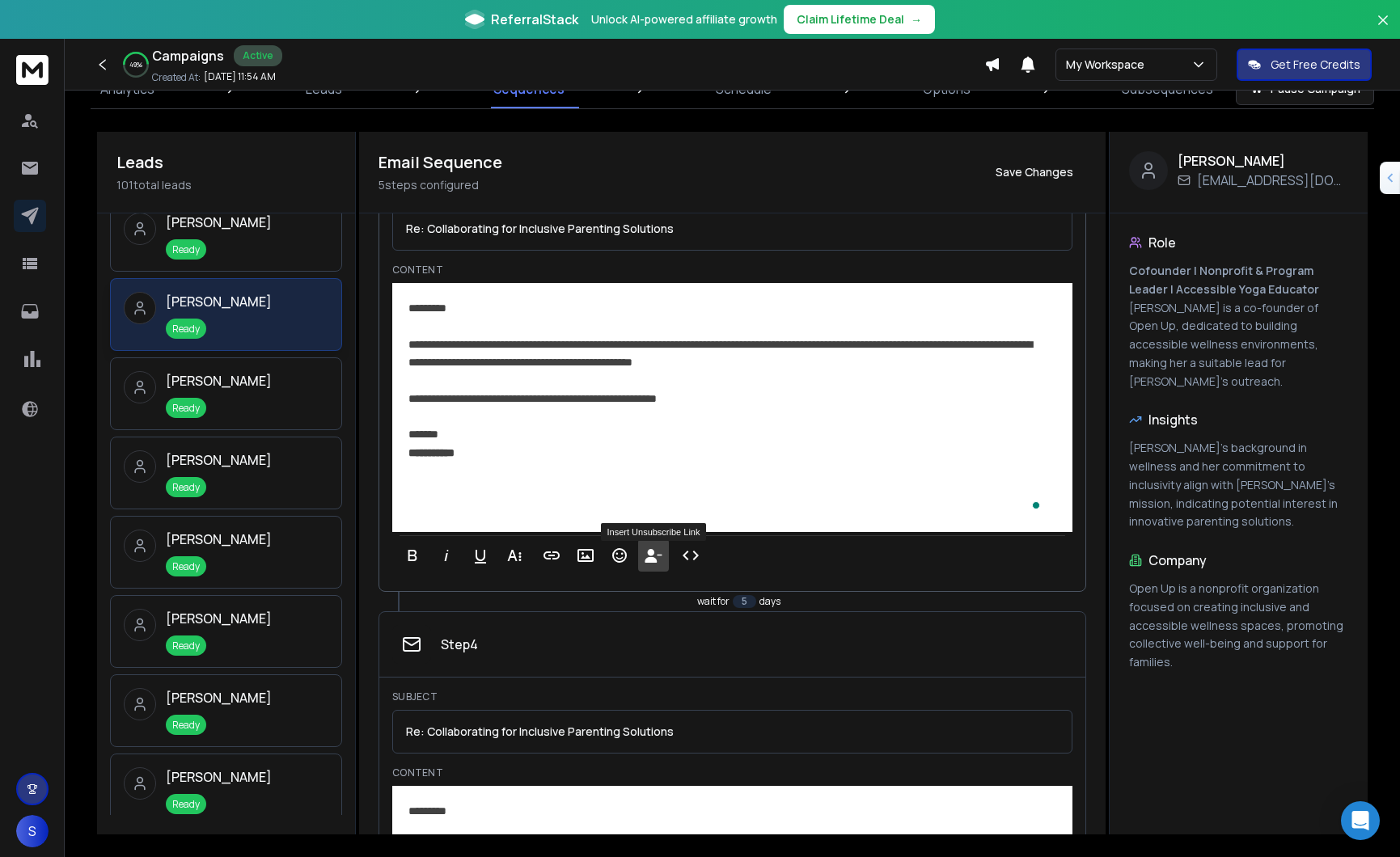
click at [650, 562] on icon "button" at bounding box center [653, 556] width 17 height 14
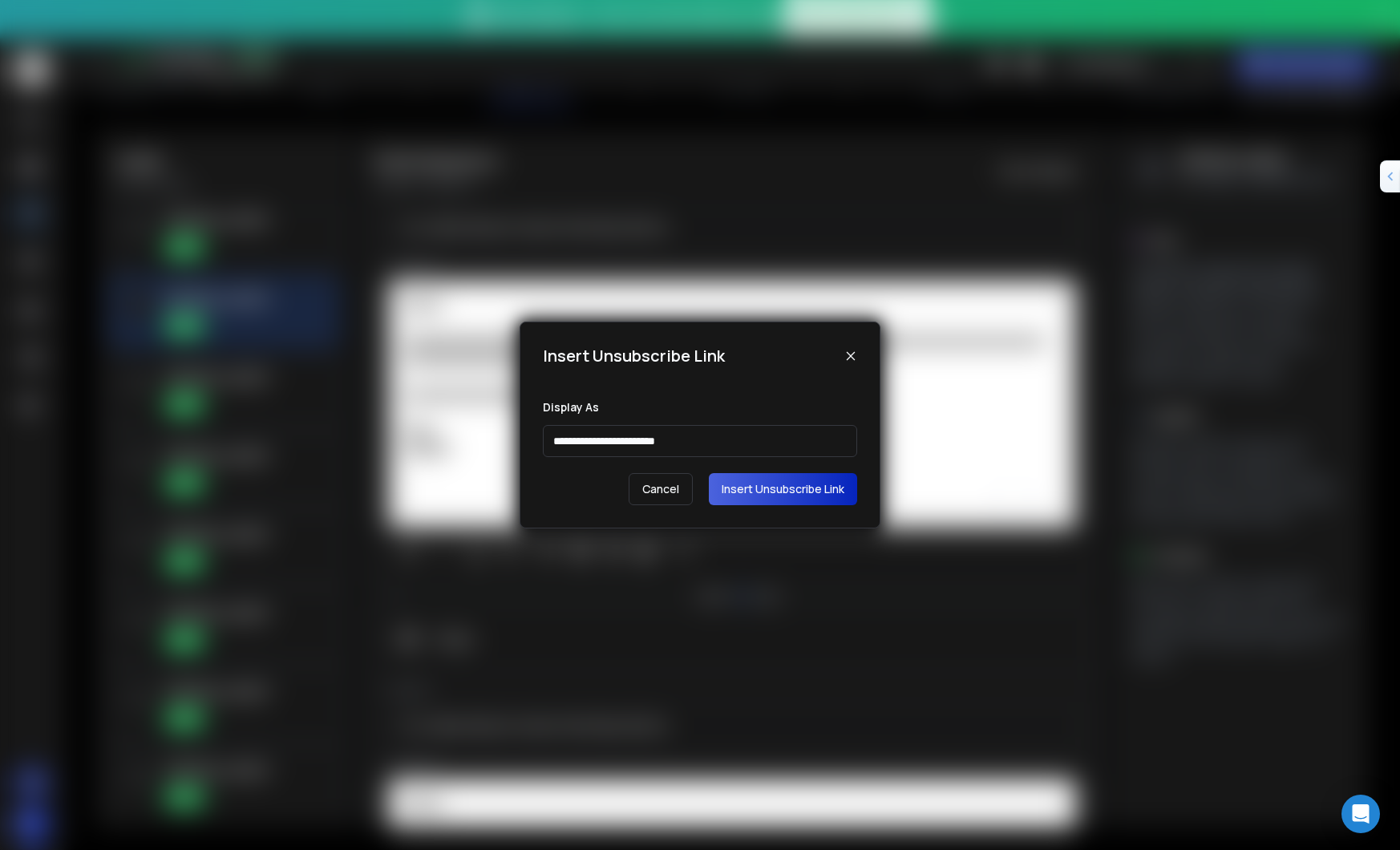
click at [730, 480] on button "Insert Unsubscribe Link" at bounding box center [783, 490] width 148 height 32
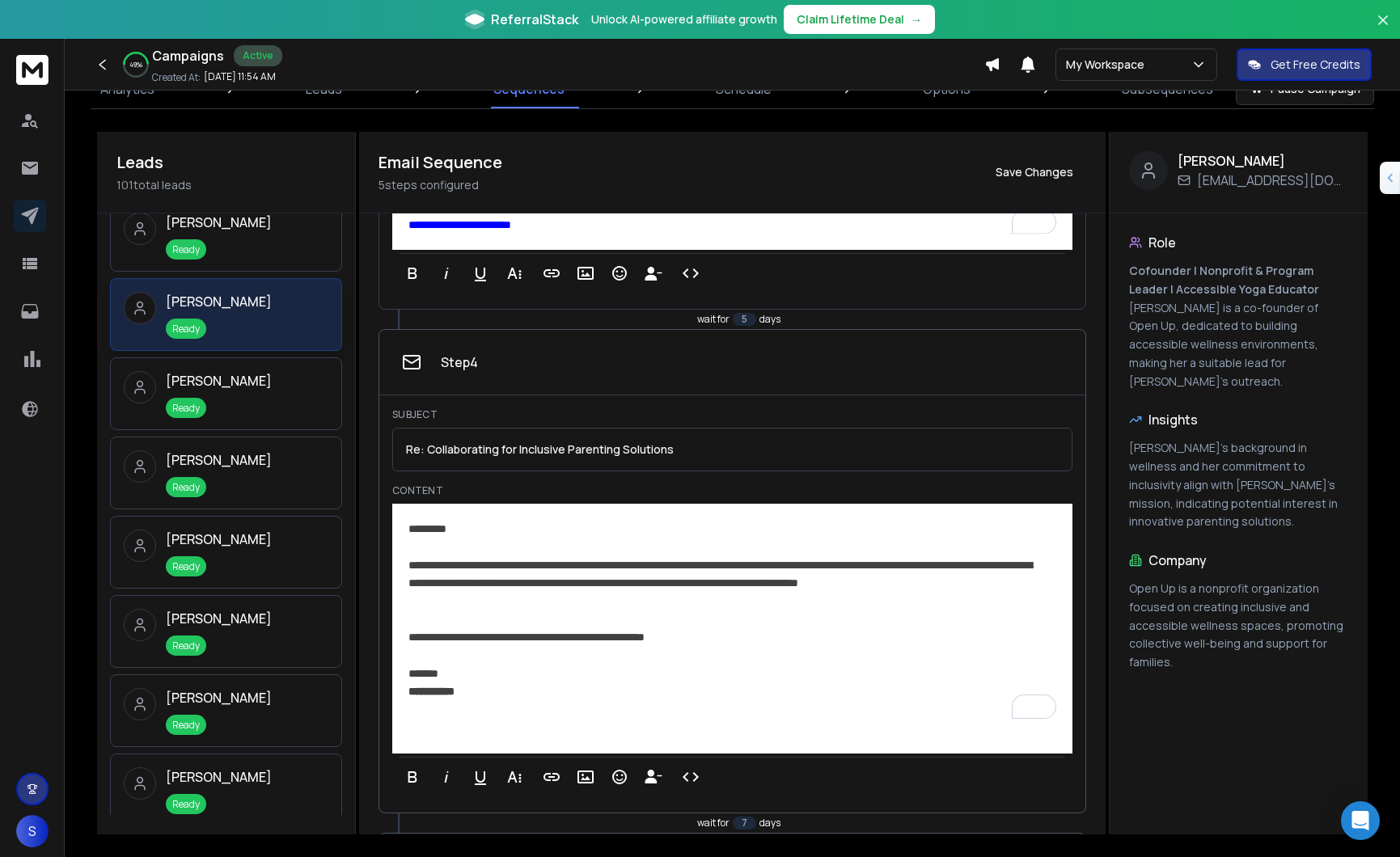
scroll to position [1836, 0]
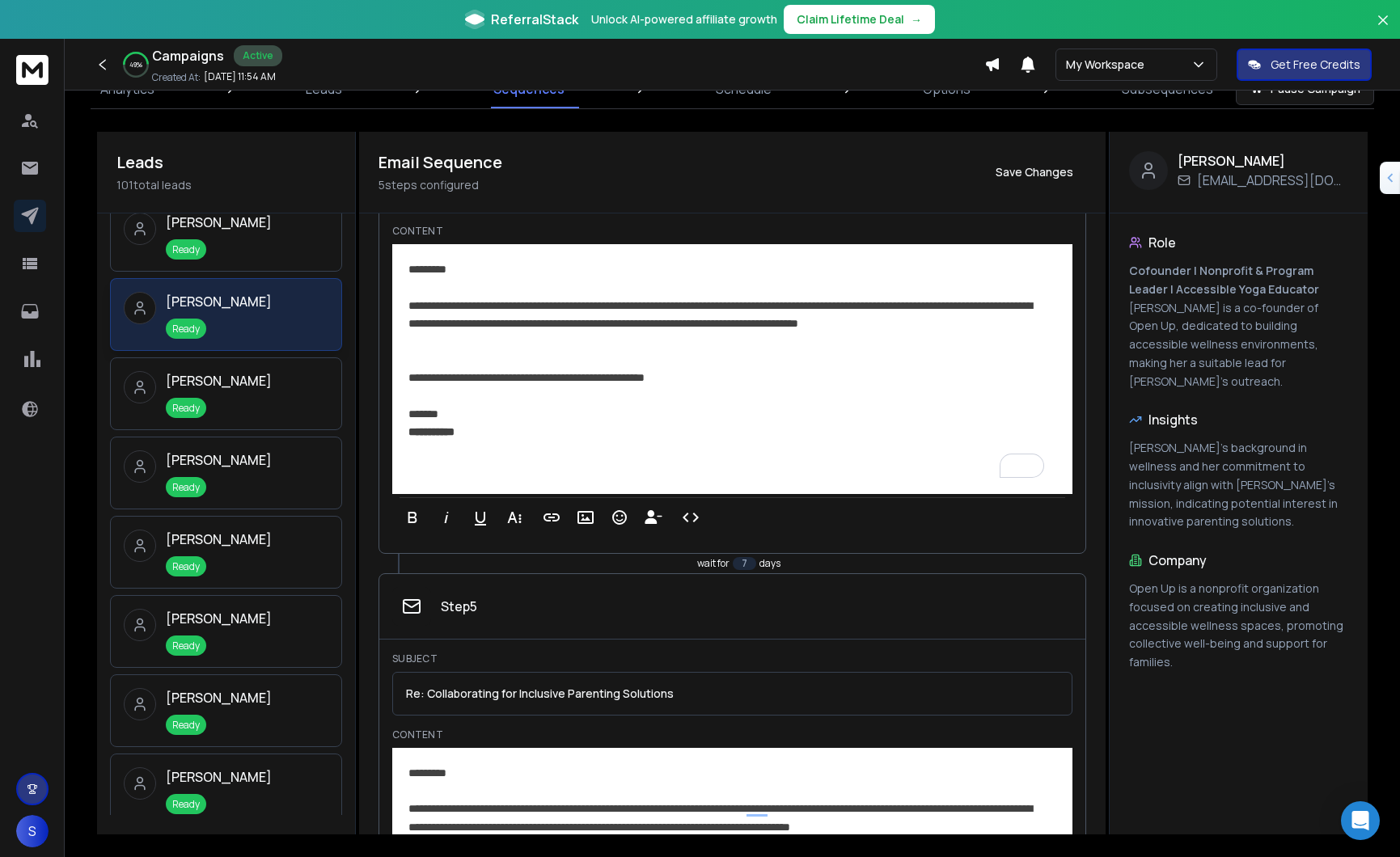
click at [452, 458] on div "To enrich screen reader interactions, please activate Accessibility in Grammarl…" at bounding box center [732, 451] width 648 height 18
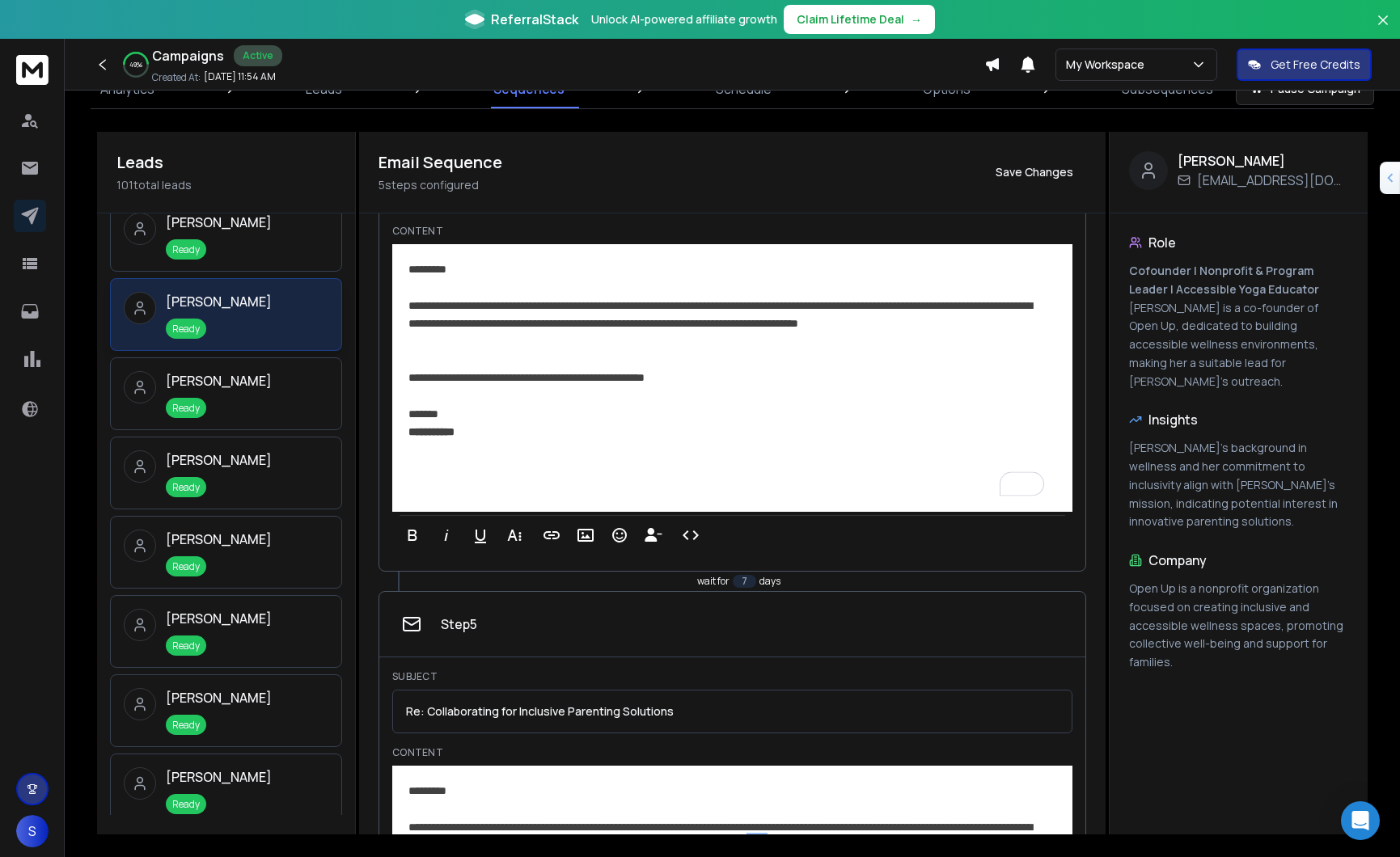
click at [430, 496] on div "To enrich screen reader interactions, please activate Accessibility in Grammarl…" at bounding box center [732, 487] width 648 height 18
click at [655, 544] on button "Insert Unsubscribe Link" at bounding box center [654, 536] width 31 height 32
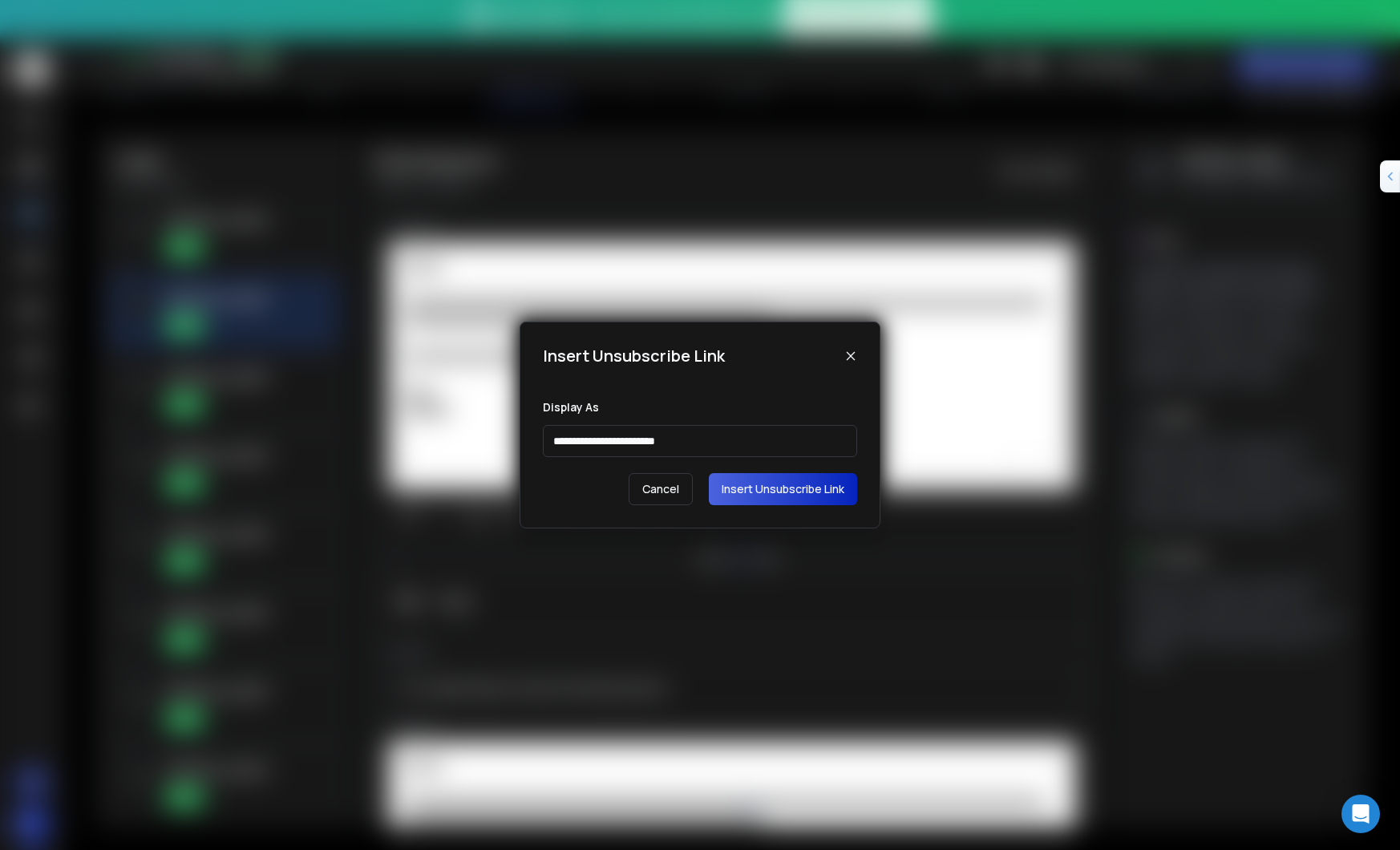
click at [755, 492] on button "Insert Unsubscribe Link" at bounding box center [783, 490] width 148 height 32
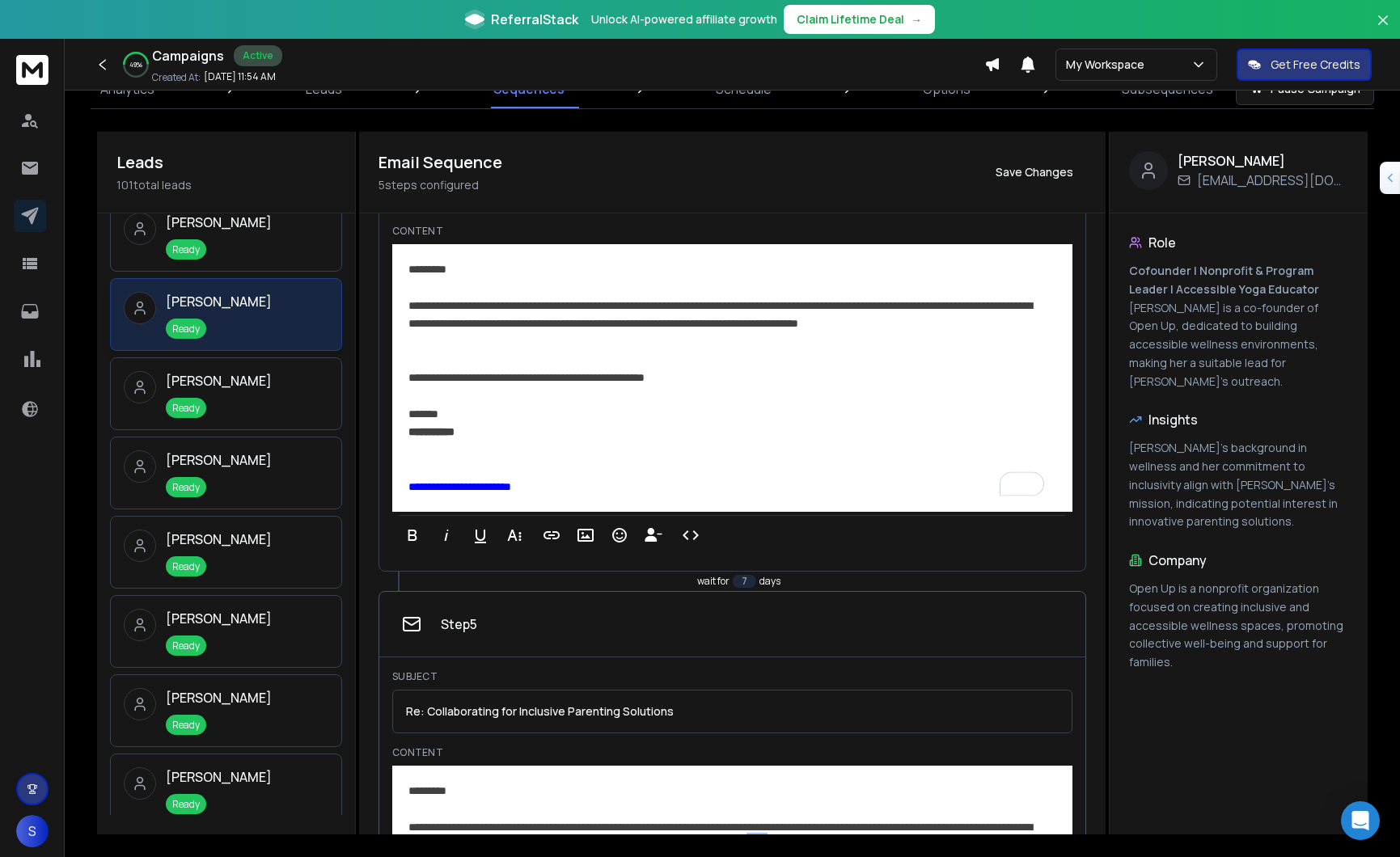
scroll to position [2080, 0]
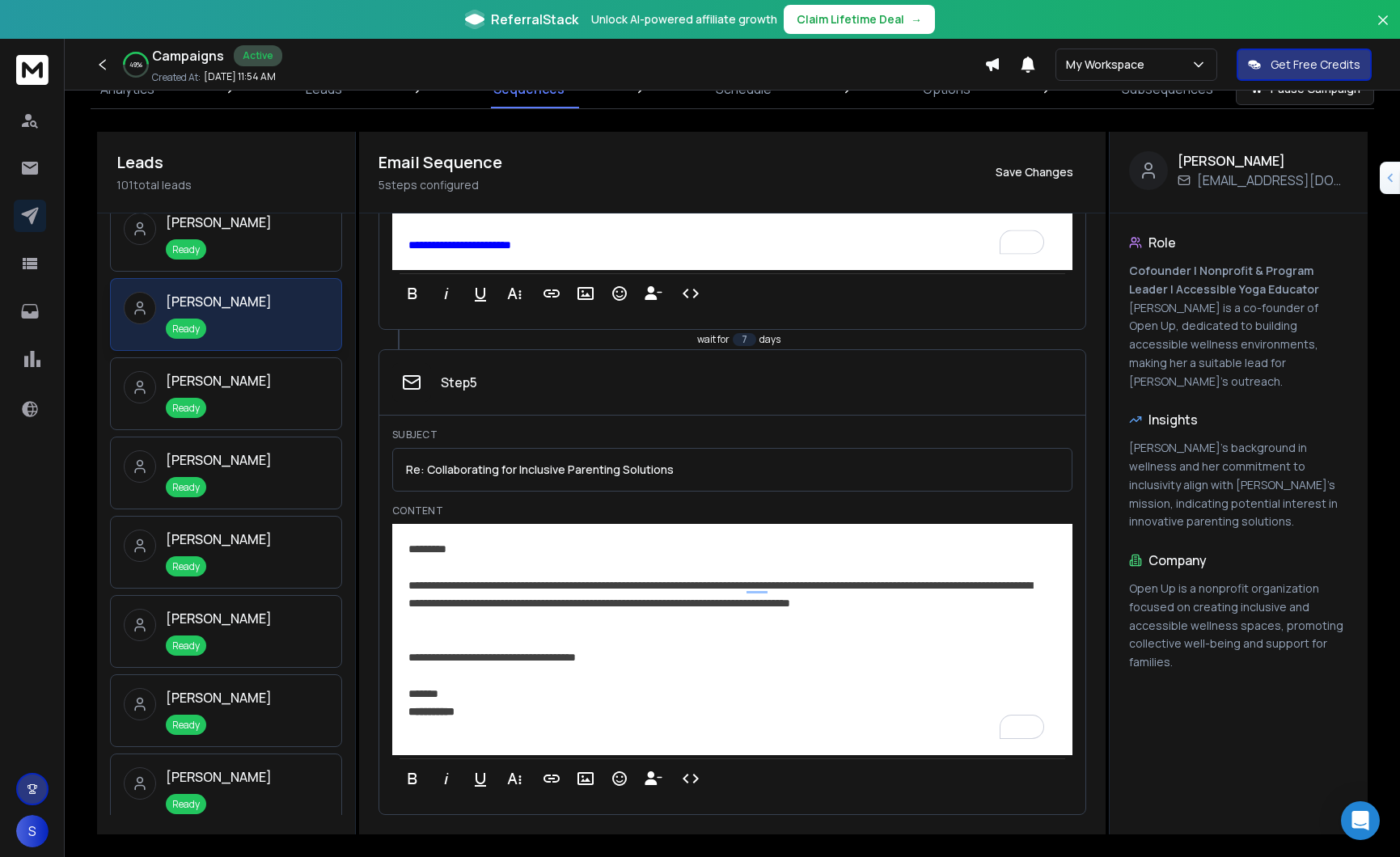
click at [495, 733] on div "To enrich screen reader interactions, please activate Accessibility in Grammarl…" at bounding box center [732, 730] width 648 height 18
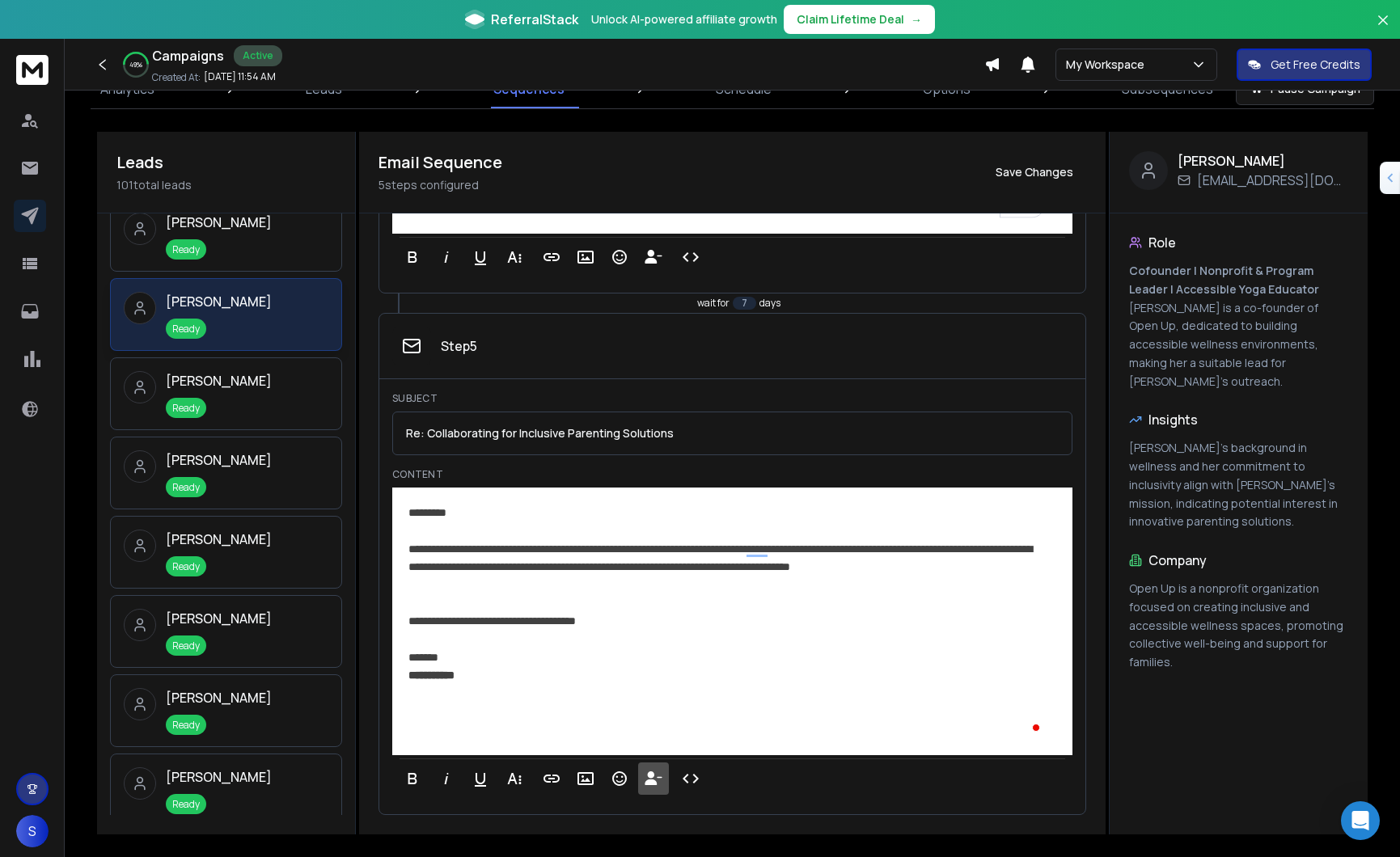
click at [655, 772] on icon "button" at bounding box center [654, 779] width 19 height 14
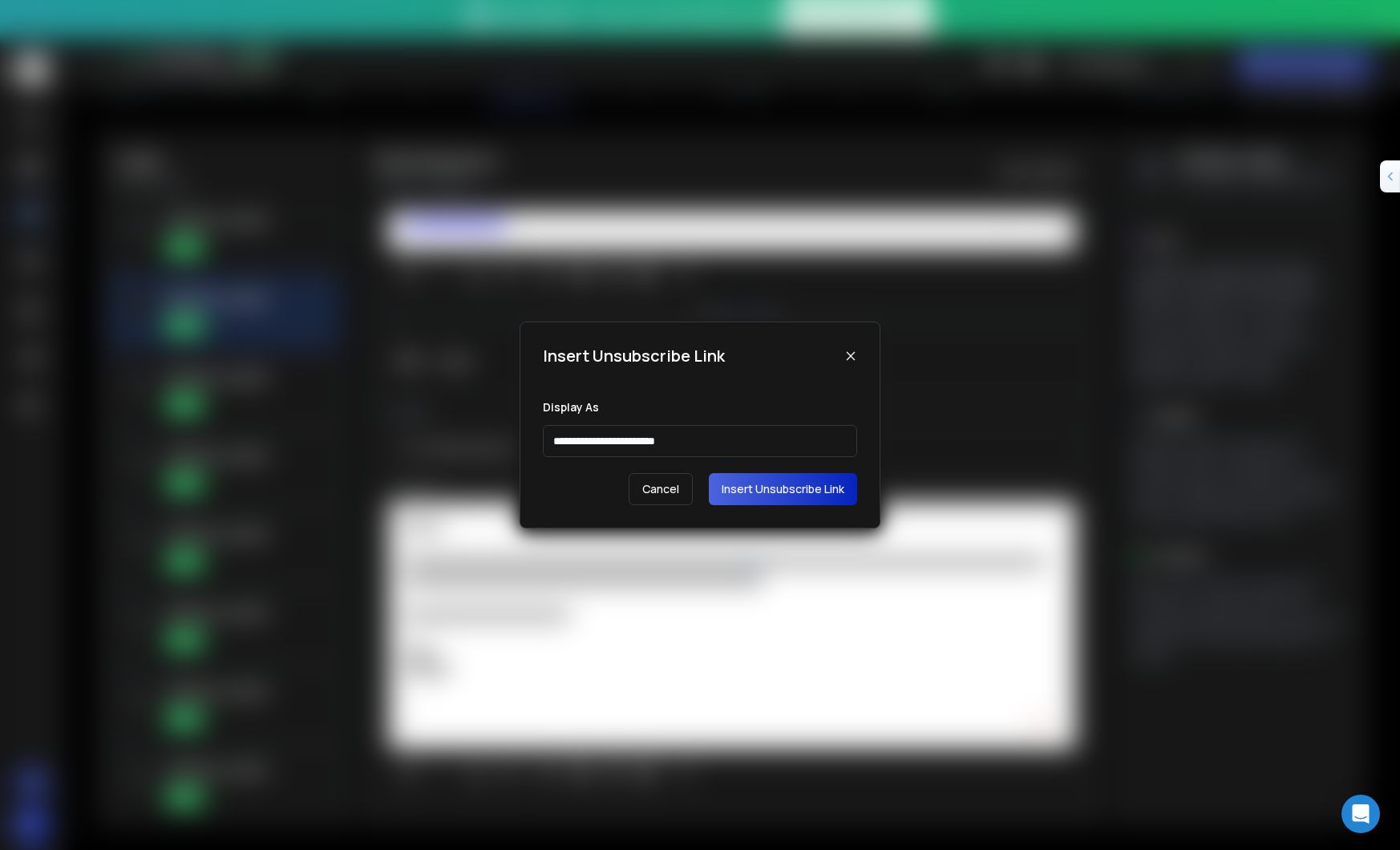
click at [792, 486] on button "Insert Unsubscribe Link" at bounding box center [783, 490] width 148 height 32
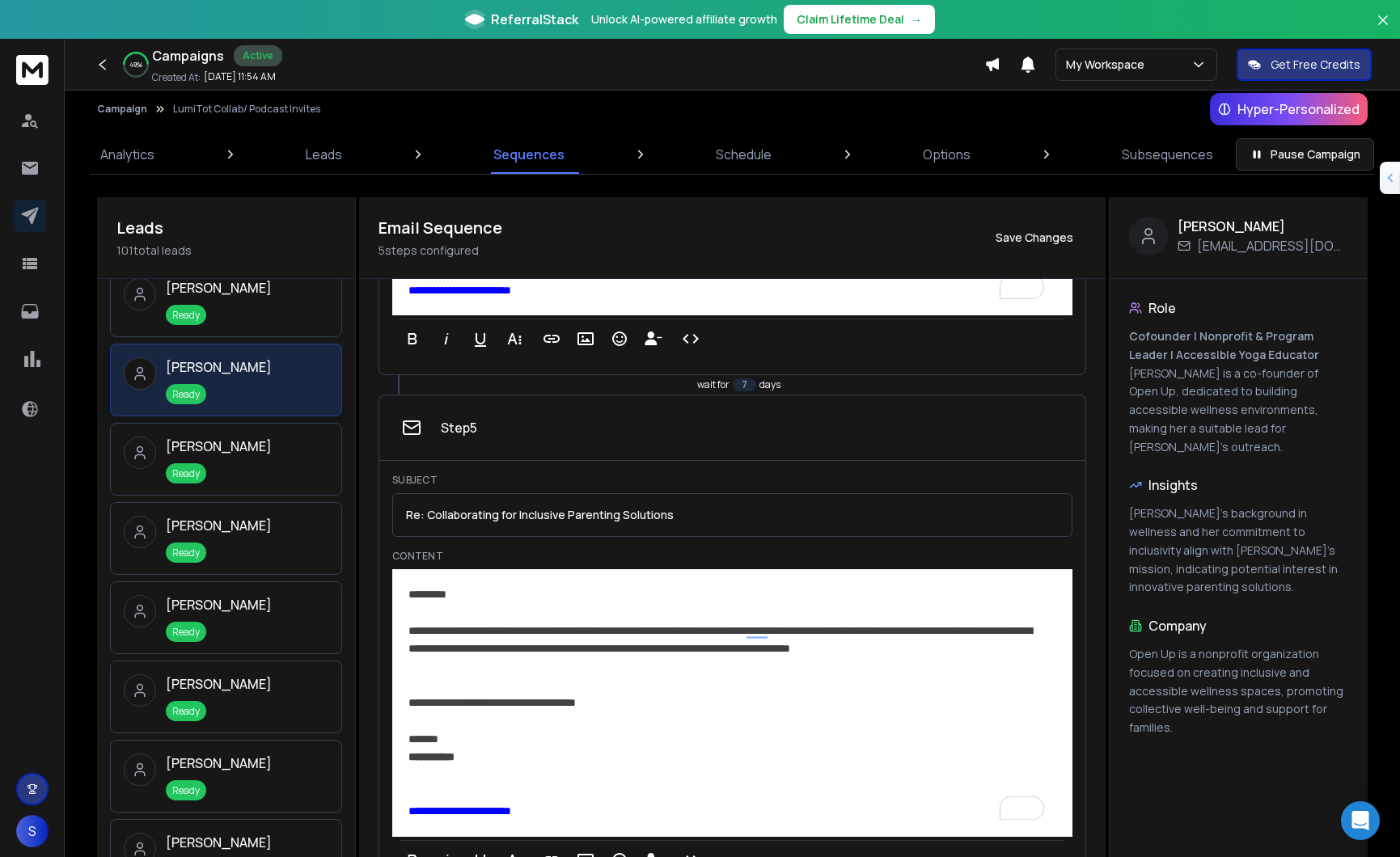
scroll to position [49, 0]
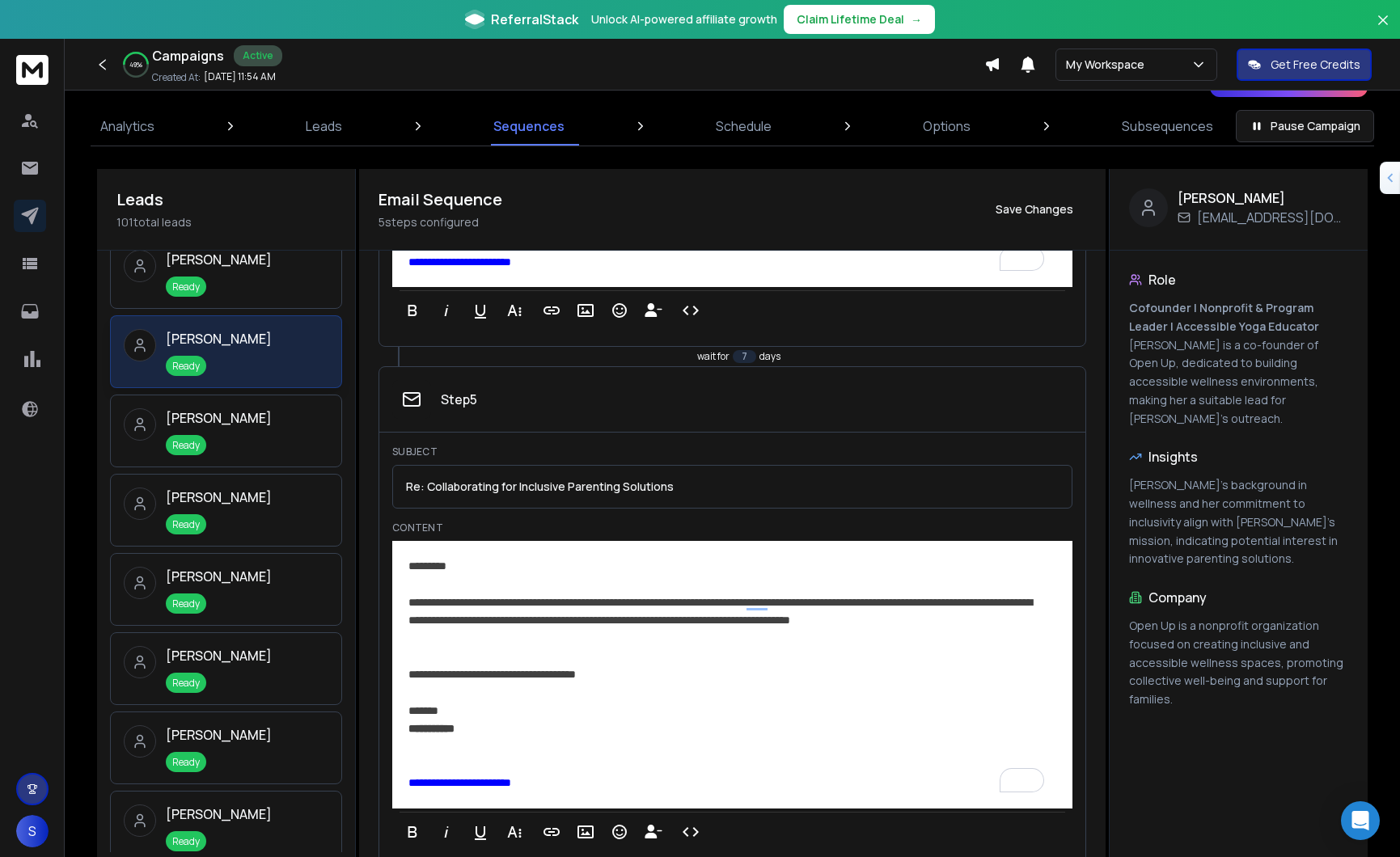
click at [1042, 211] on button "Save Changes" at bounding box center [1034, 210] width 104 height 32
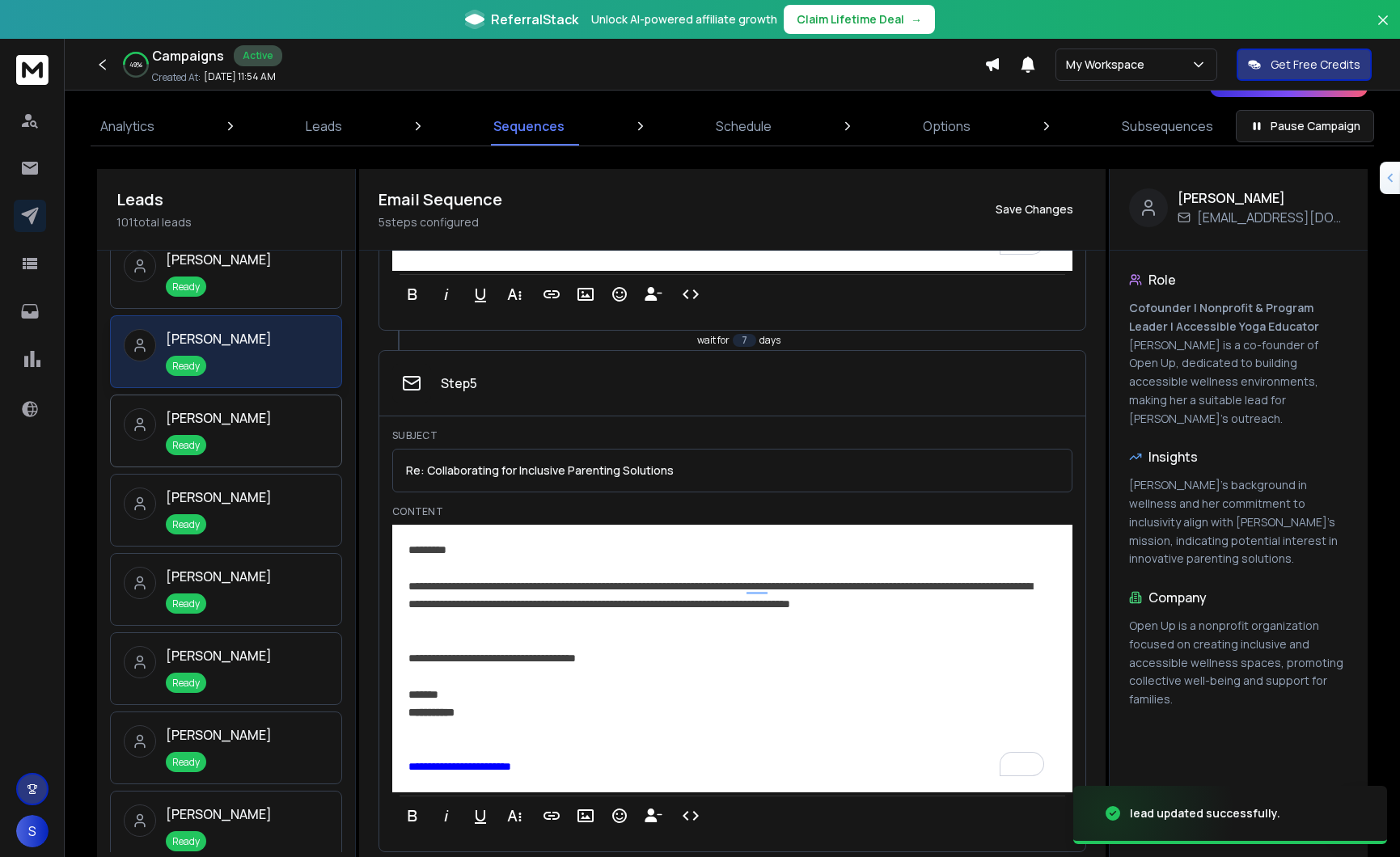
click at [252, 447] on div "Ready" at bounding box center [247, 444] width 163 height 19
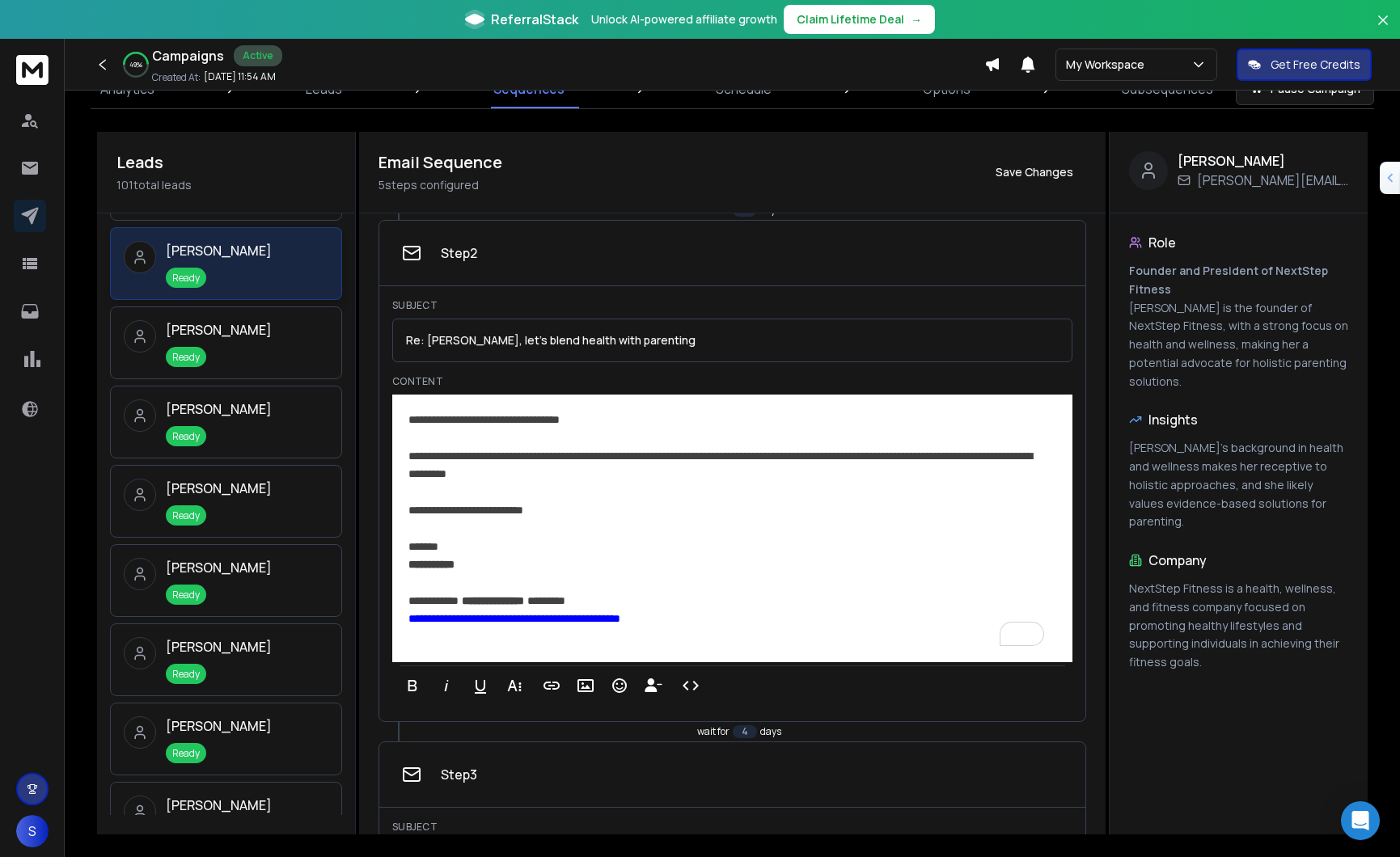
scroll to position [688, 0]
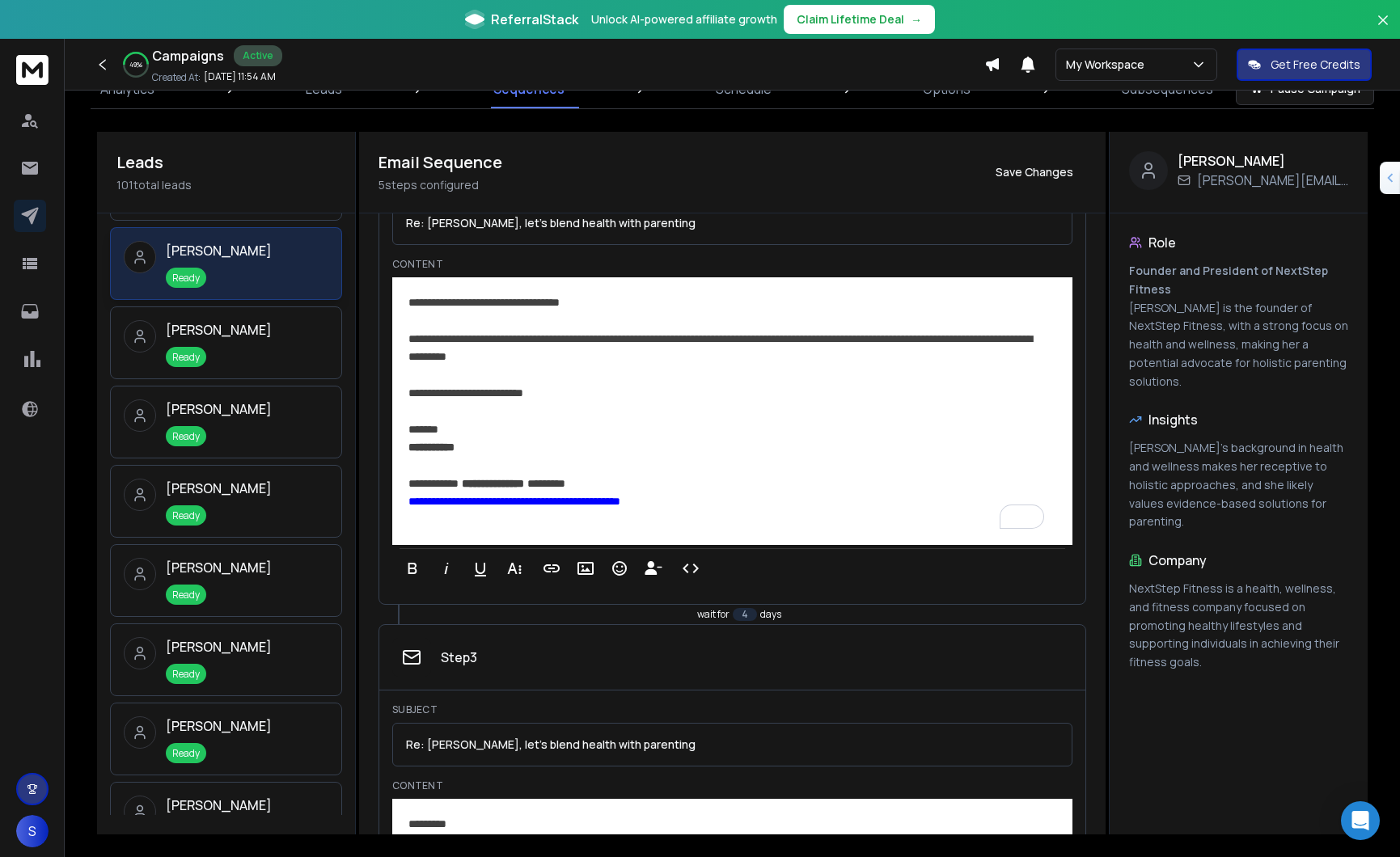
click at [476, 527] on div "To enrich screen reader interactions, please activate Accessibility in Grammarl…" at bounding box center [732, 520] width 648 height 18
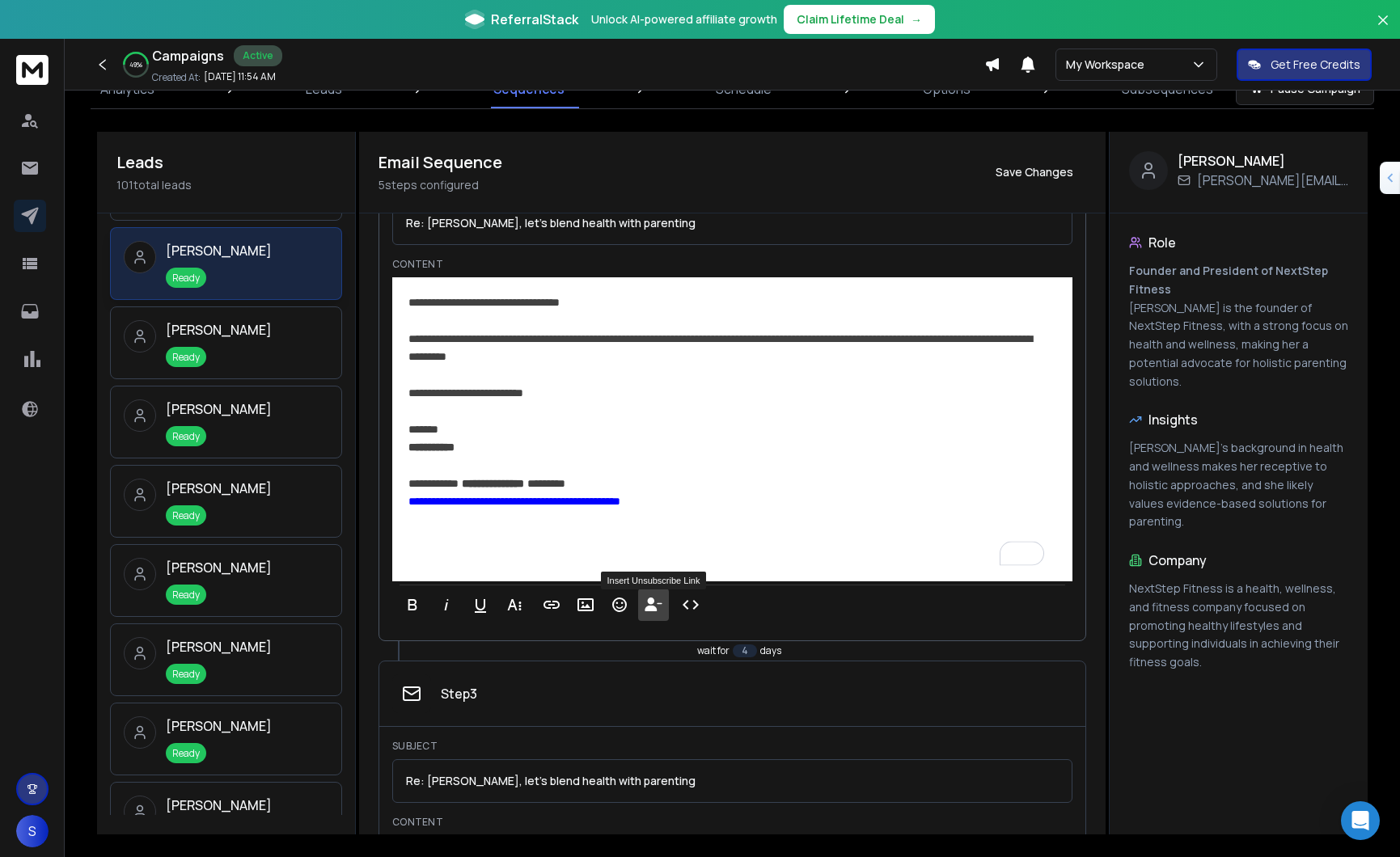
click at [653, 607] on icon "button" at bounding box center [653, 605] width 17 height 14
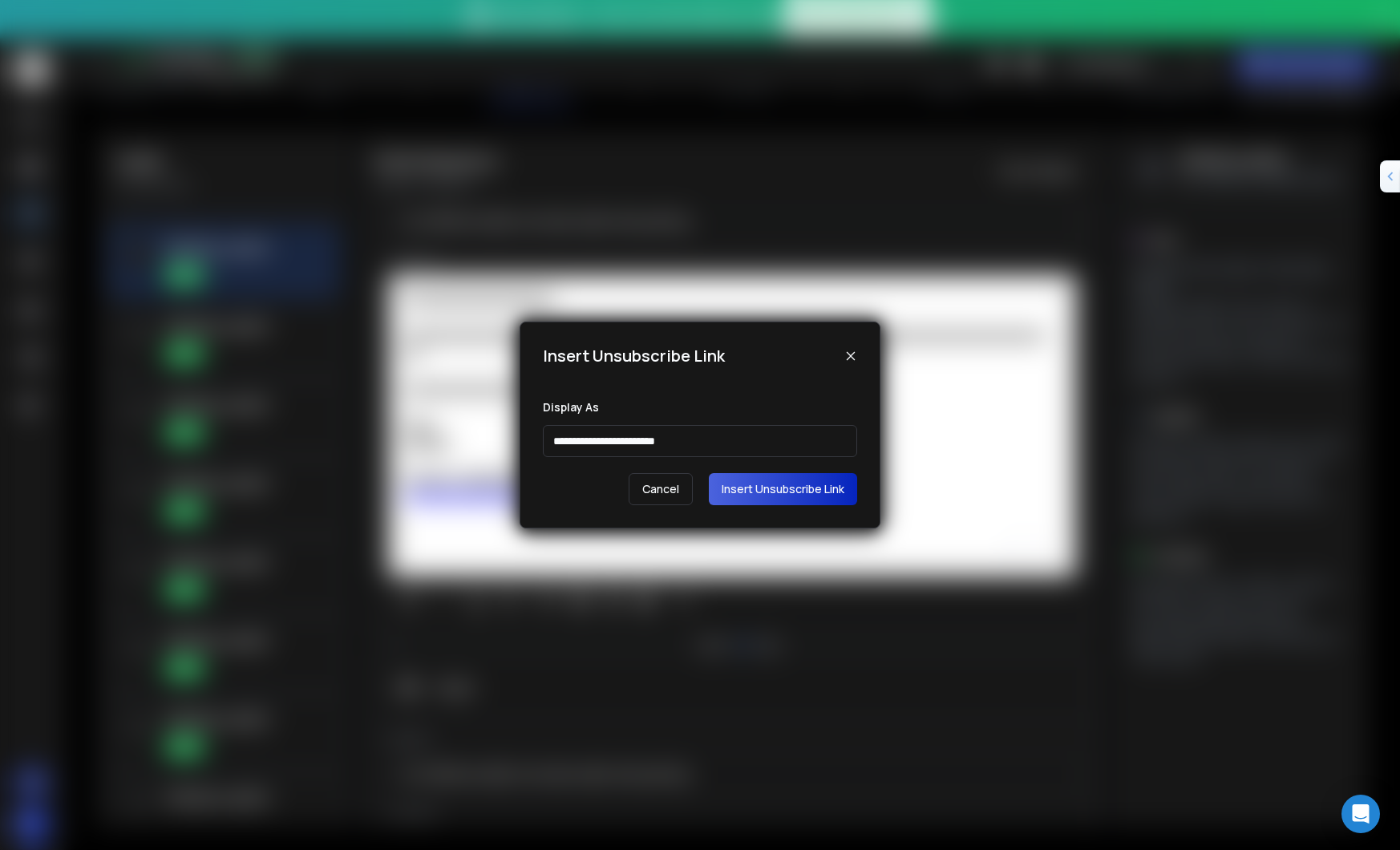
click at [757, 488] on button "Insert Unsubscribe Link" at bounding box center [783, 490] width 148 height 32
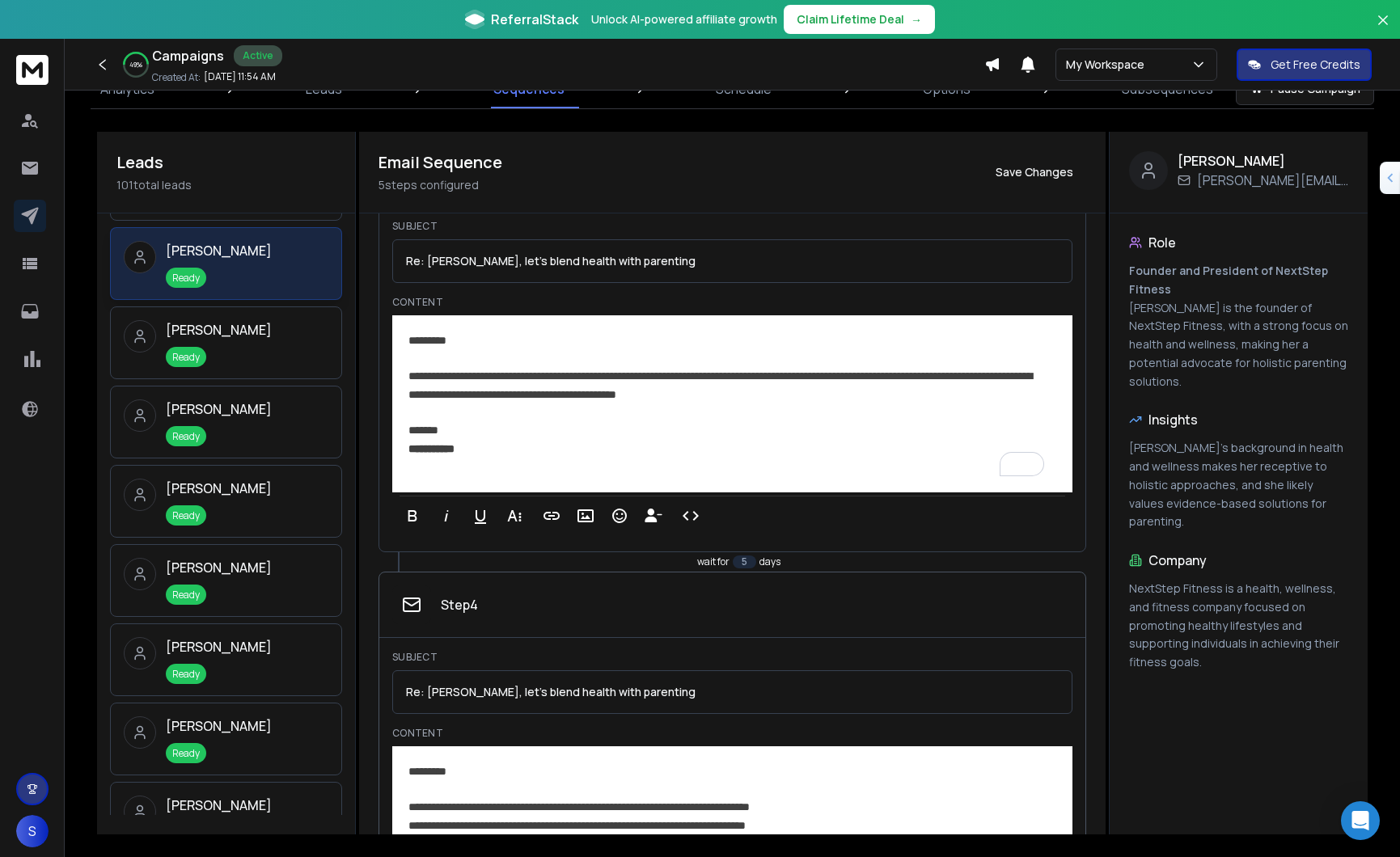
scroll to position [1218, 0]
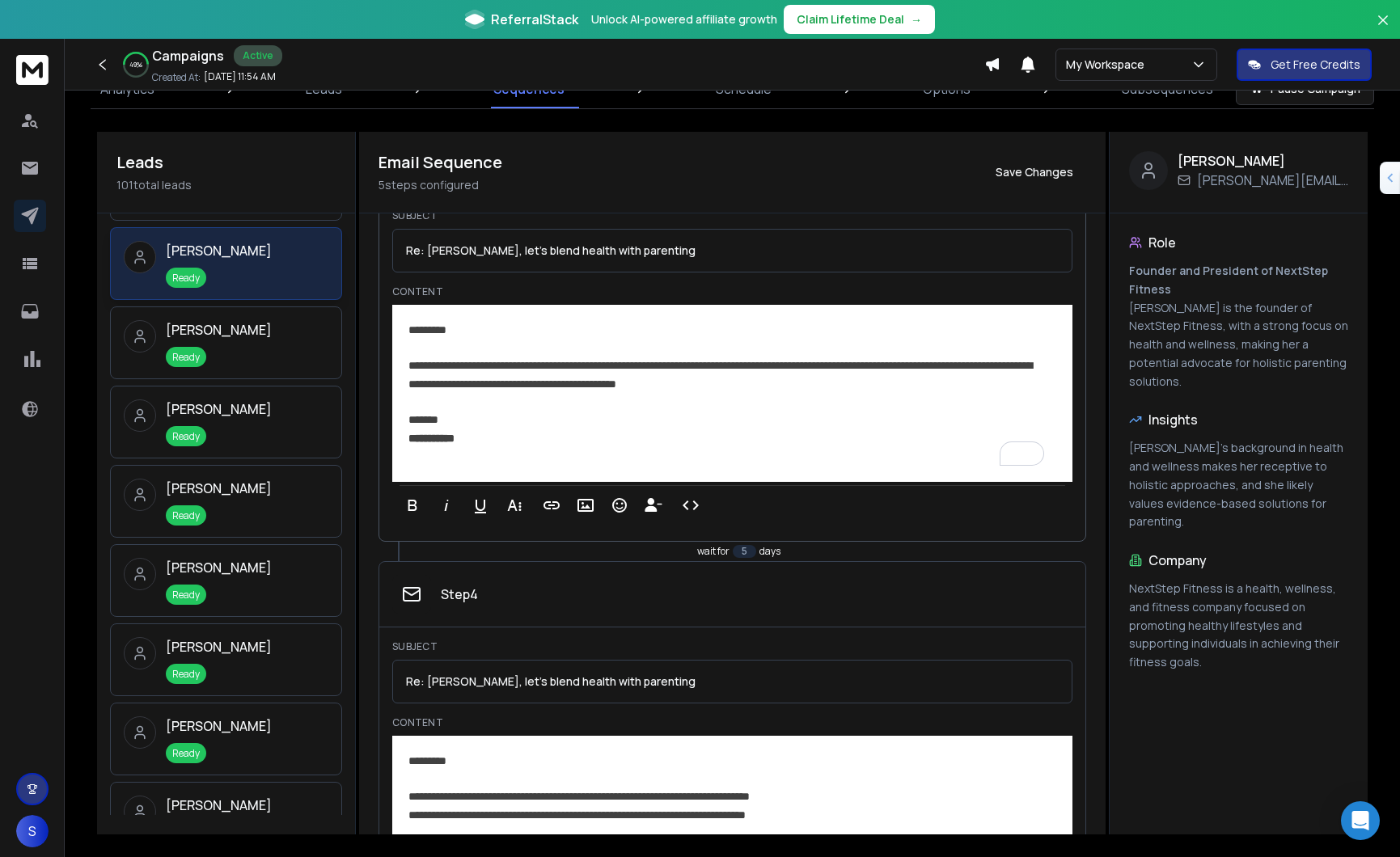
click at [456, 471] on div "**********" at bounding box center [732, 393] width 681 height 177
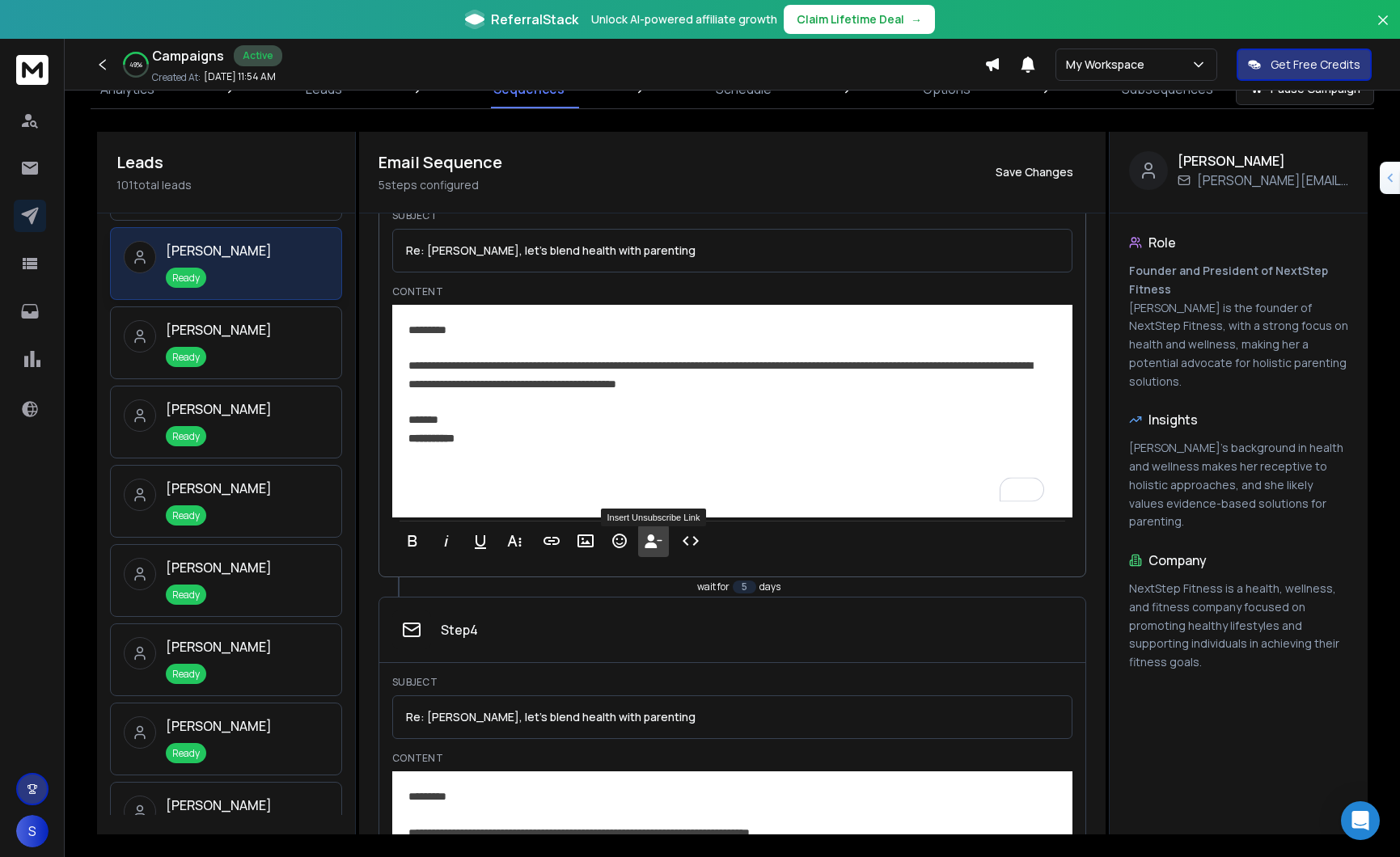
click at [655, 543] on icon "button" at bounding box center [654, 541] width 19 height 14
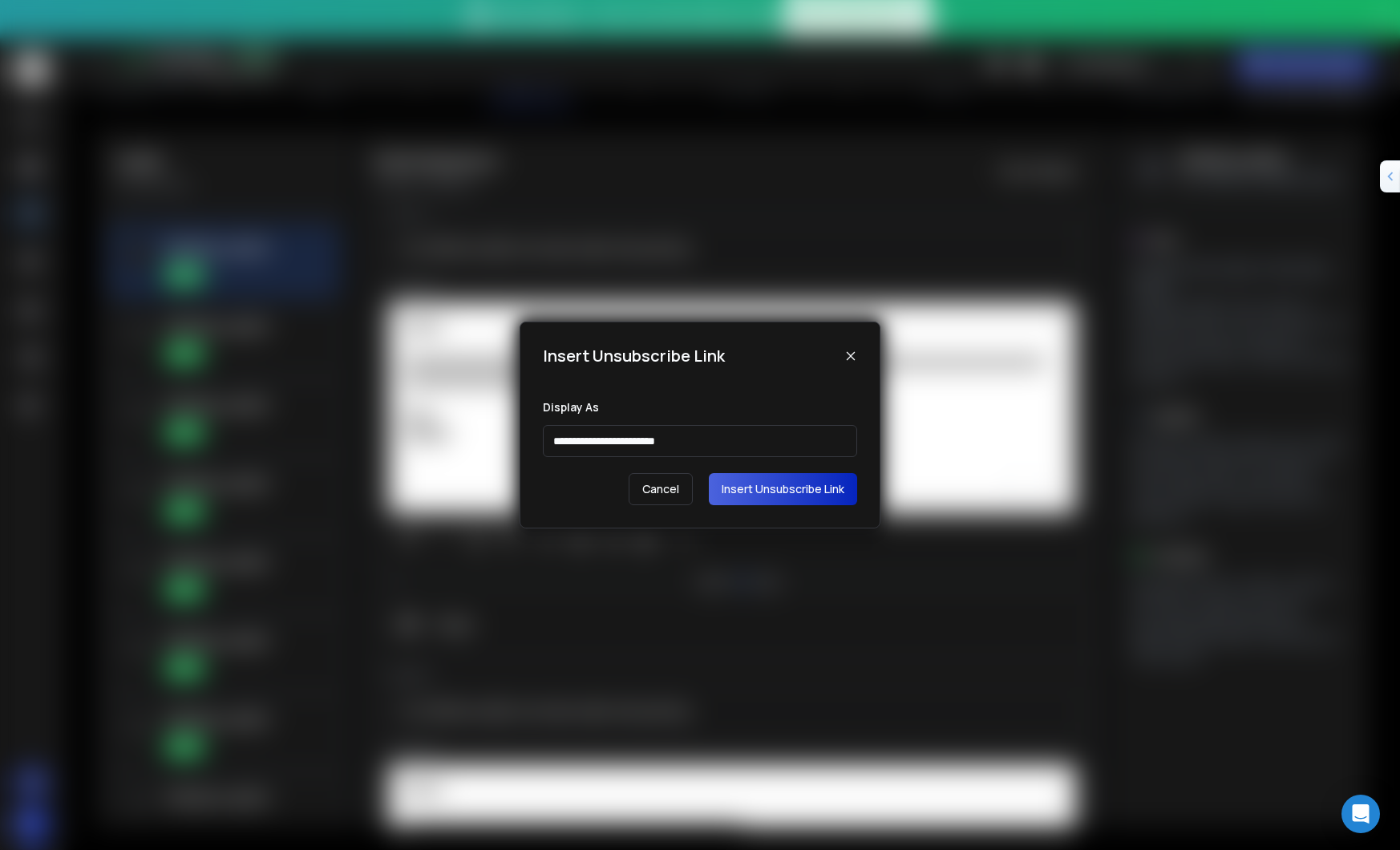
click at [716, 489] on button "Insert Unsubscribe Link" at bounding box center [783, 490] width 148 height 32
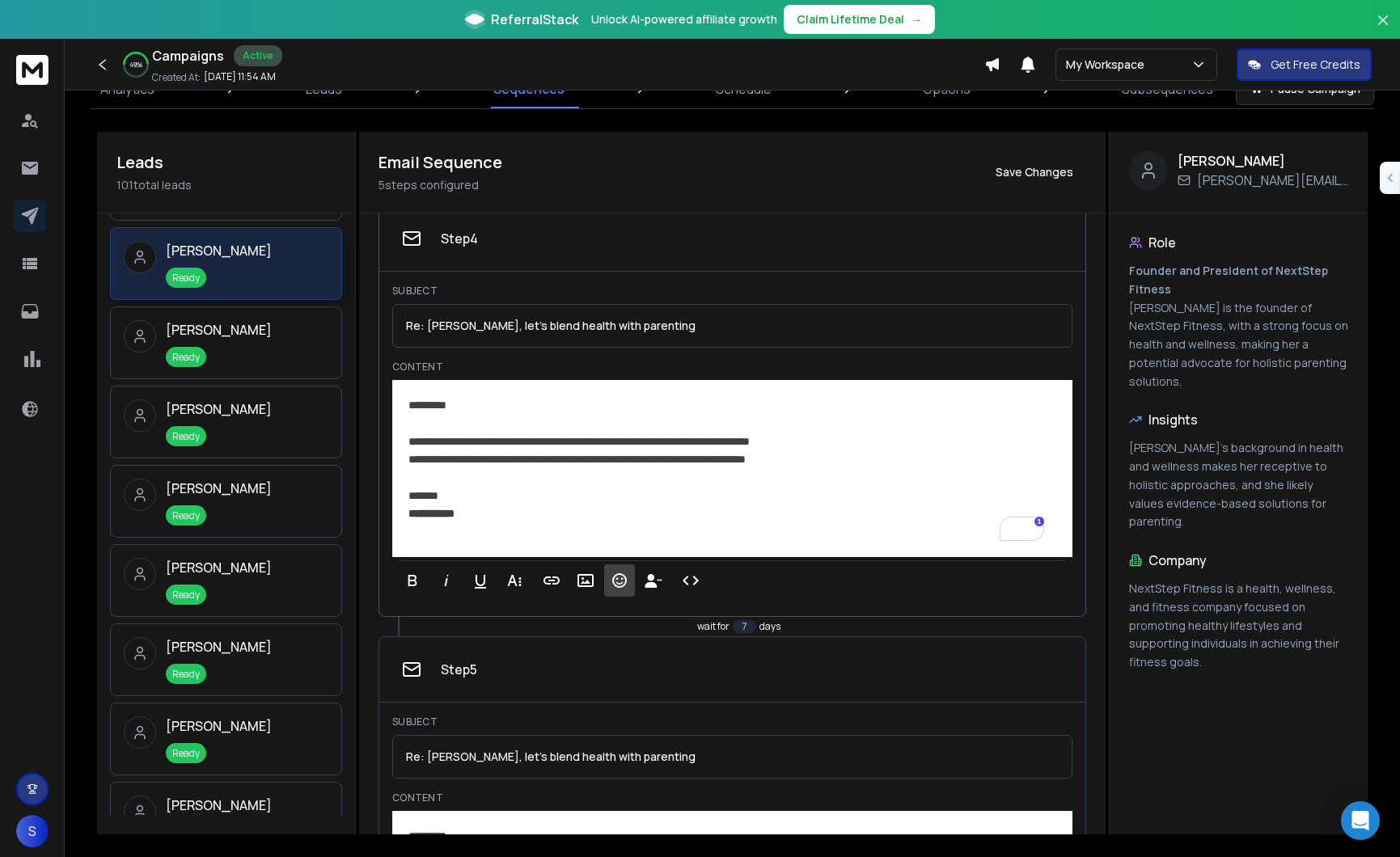
scroll to position [1619, 0]
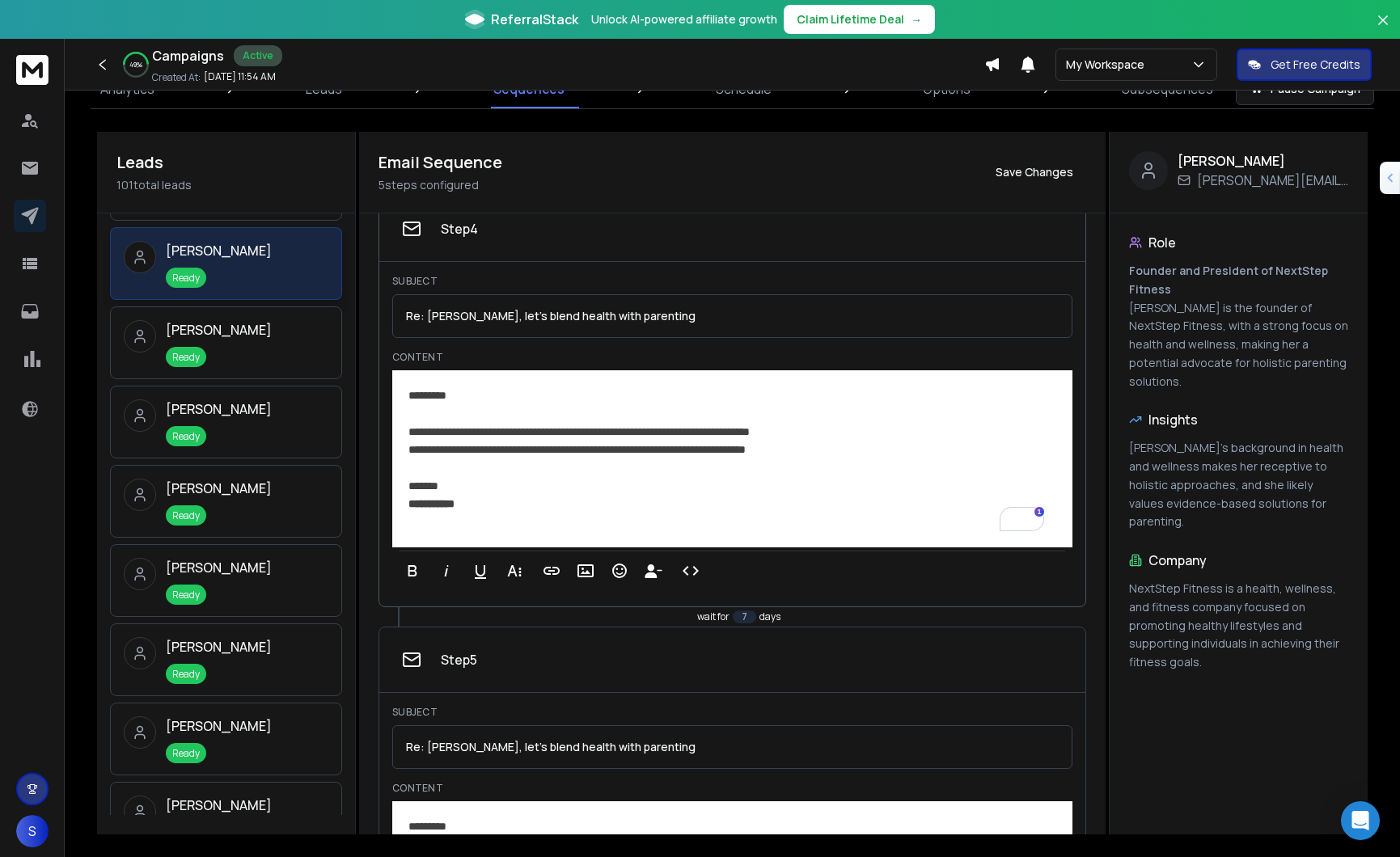
click at [482, 531] on div "To enrich screen reader interactions, please activate Accessibility in Grammarl…" at bounding box center [732, 523] width 648 height 18
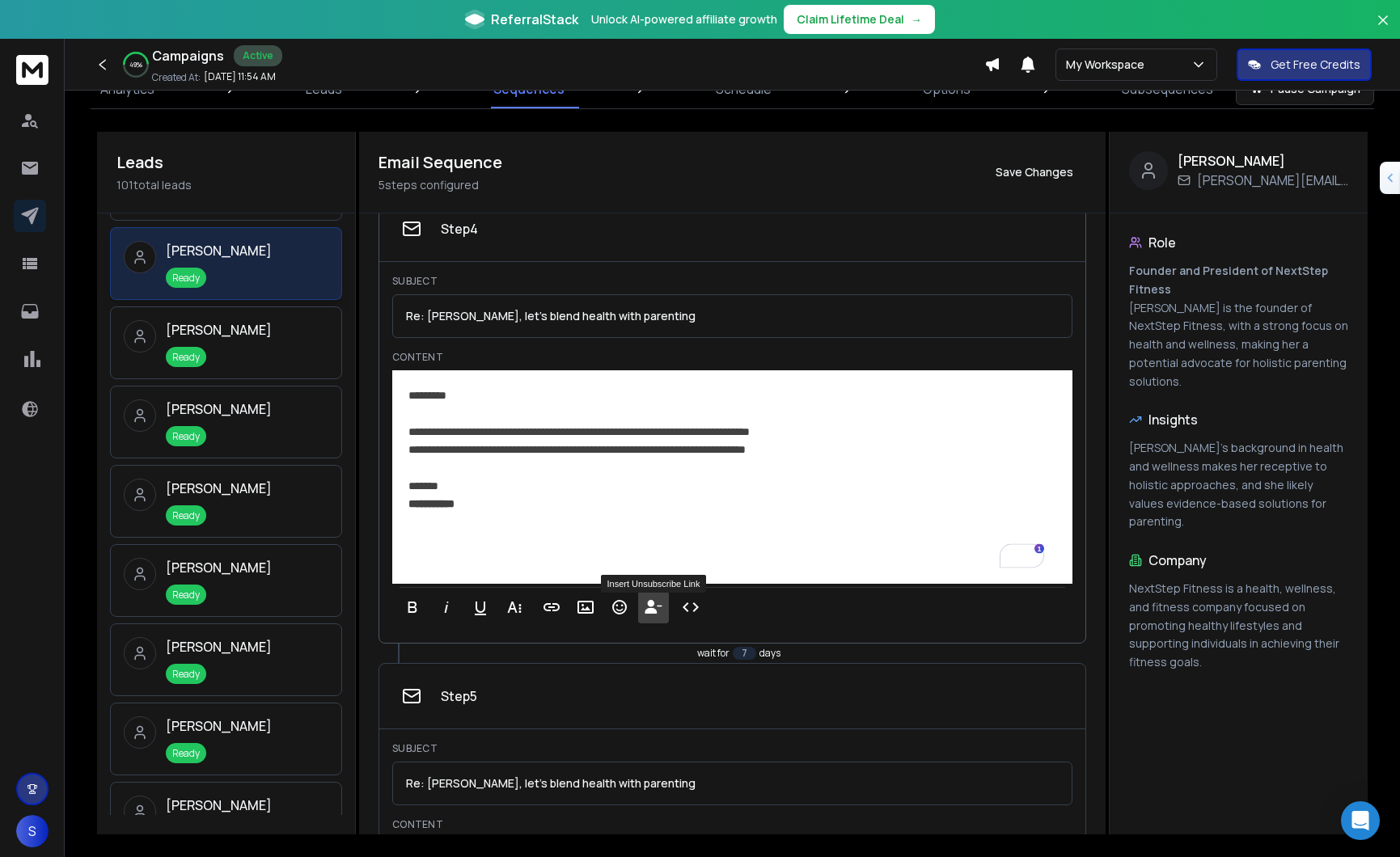
click at [659, 617] on button "Insert Unsubscribe Link" at bounding box center [654, 608] width 31 height 32
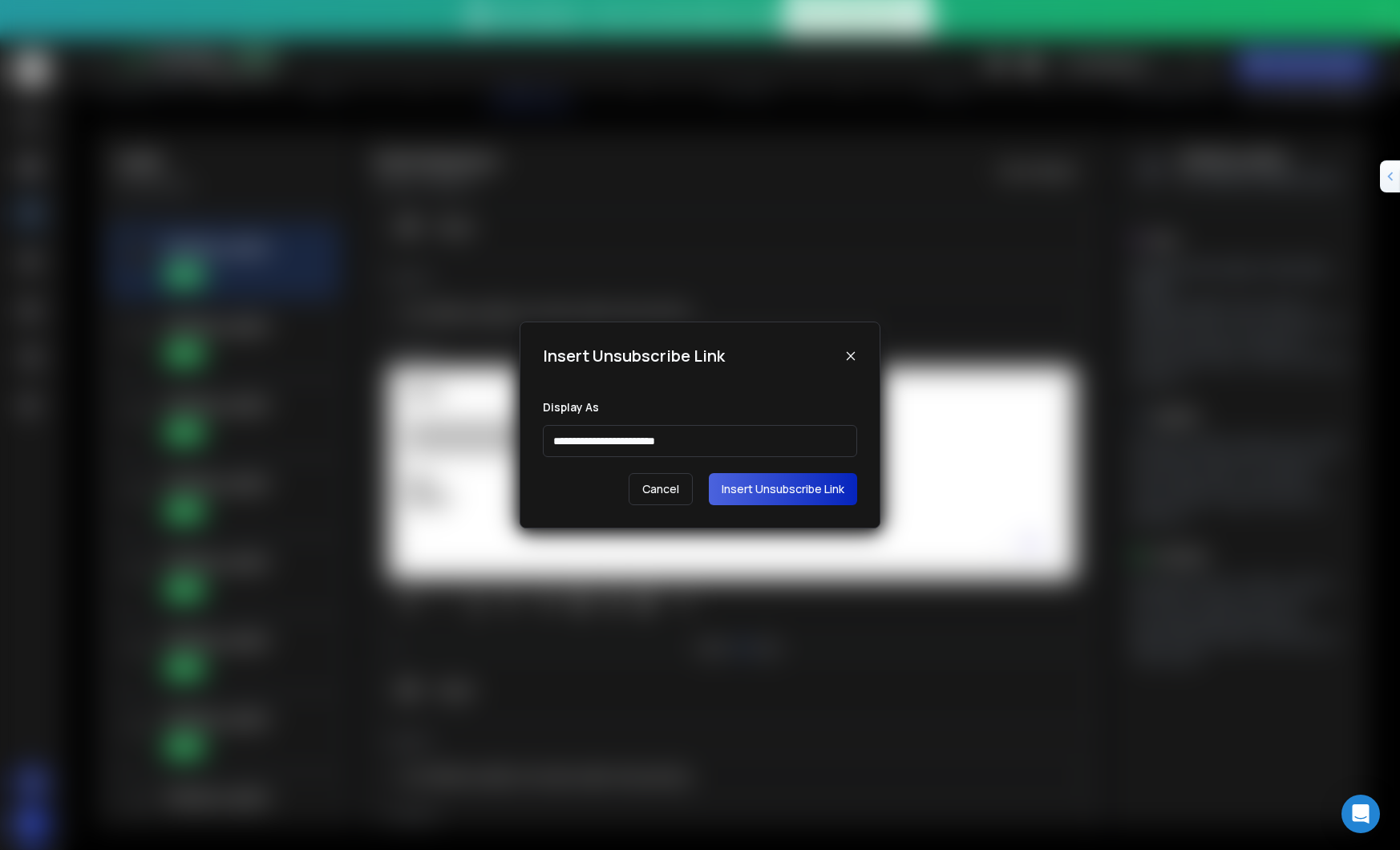
click at [744, 494] on button "Insert Unsubscribe Link" at bounding box center [783, 490] width 148 height 32
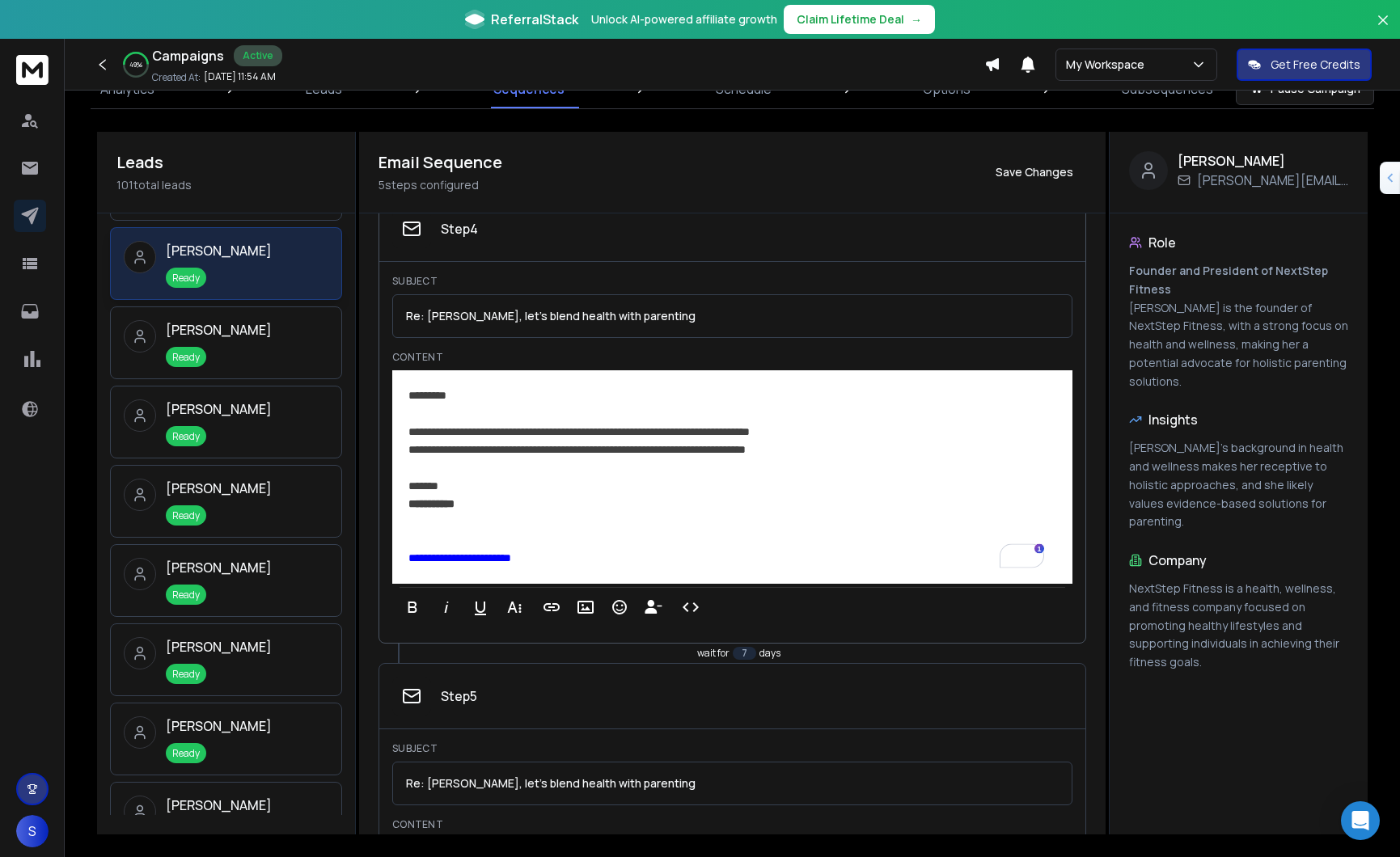
scroll to position [1881, 0]
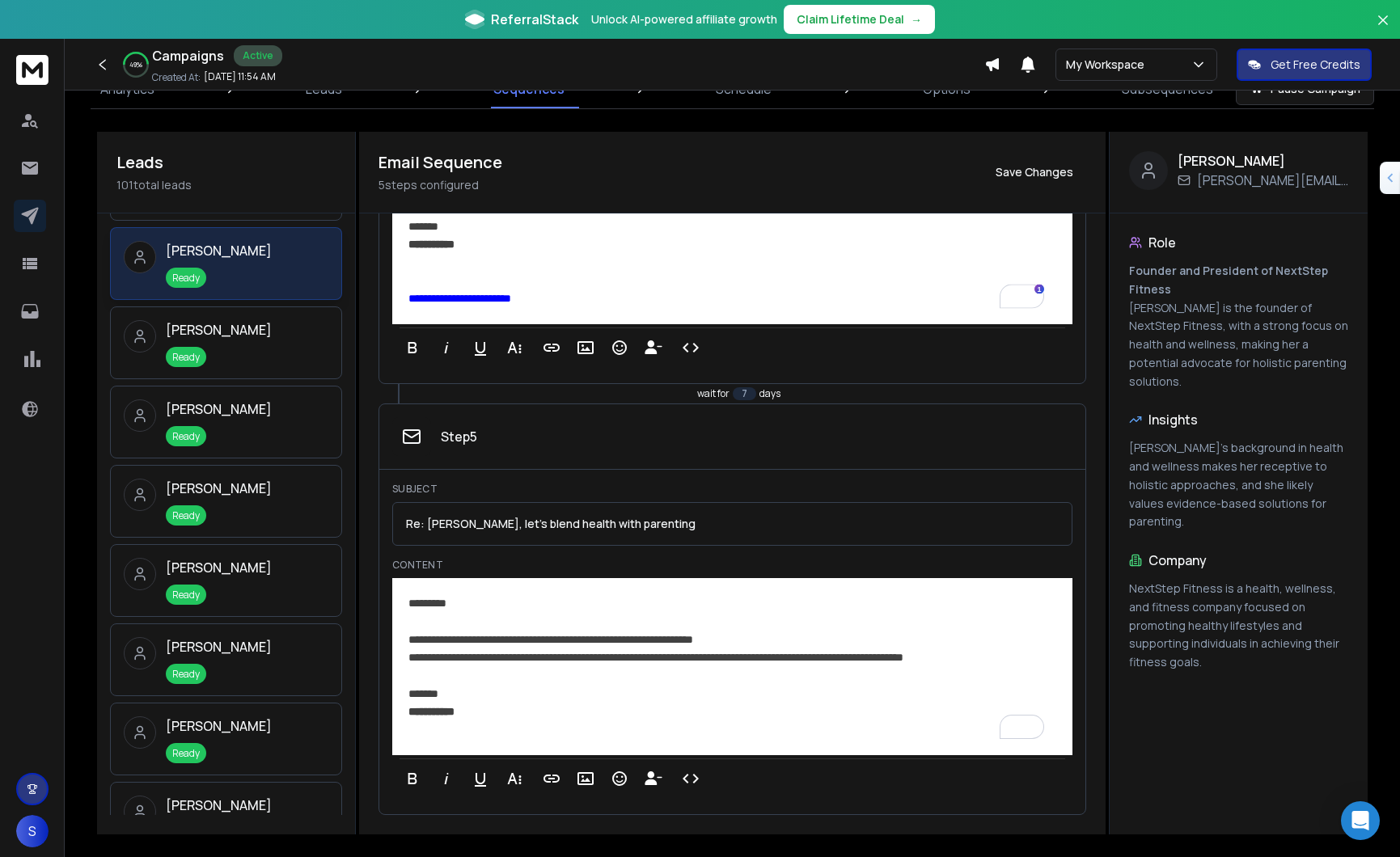
click at [448, 757] on div "Clear Formatting Font Family Arial Georgia Impact Tahoma Times New Roman Verdan…" at bounding box center [732, 779] width 681 height 46
click at [469, 742] on div "**********" at bounding box center [732, 667] width 681 height 177
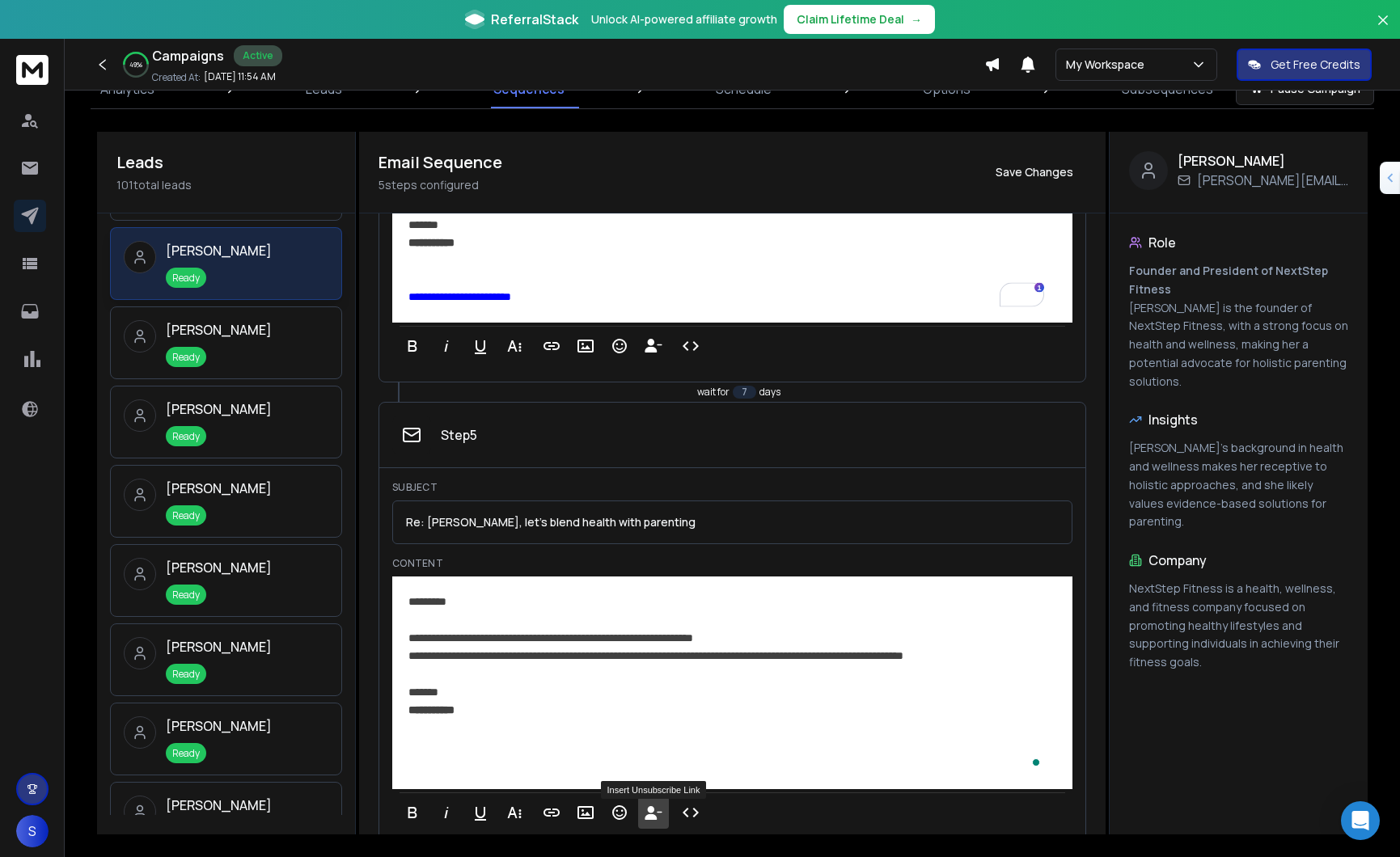
click at [654, 821] on icon "button" at bounding box center [653, 813] width 17 height 14
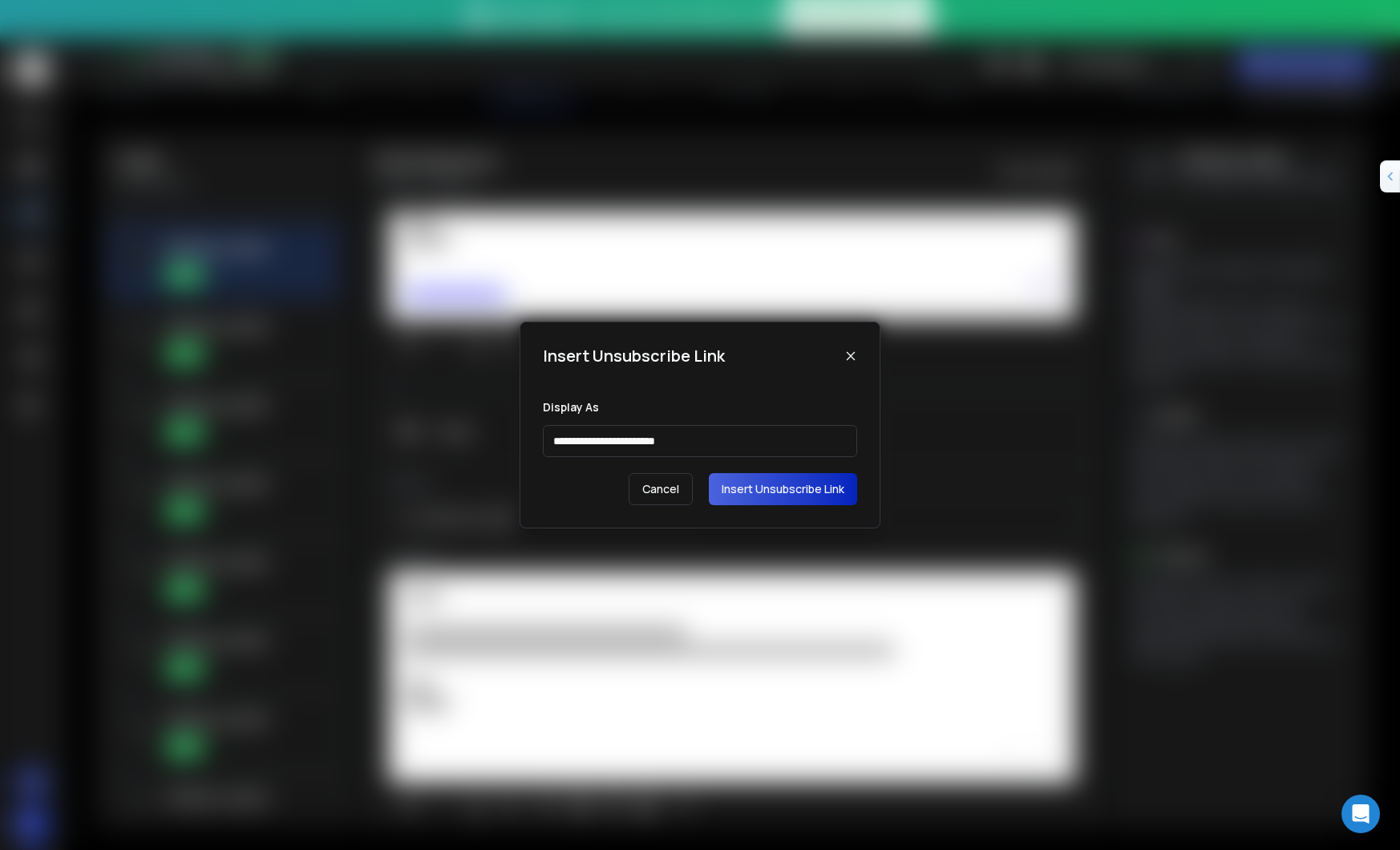
click at [801, 495] on button "Insert Unsubscribe Link" at bounding box center [783, 490] width 148 height 32
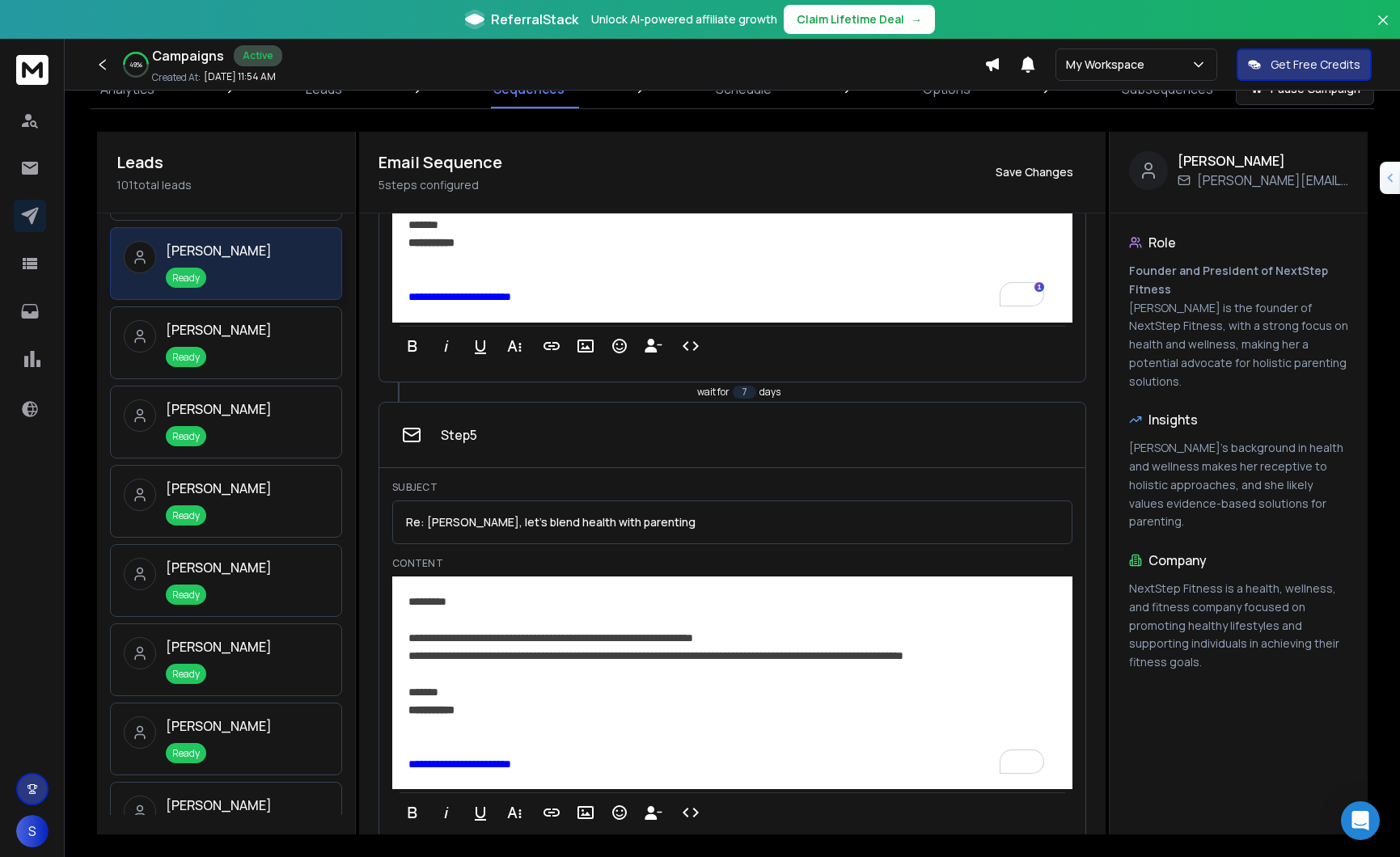
click at [1048, 172] on button "Save Changes" at bounding box center [1034, 172] width 104 height 32
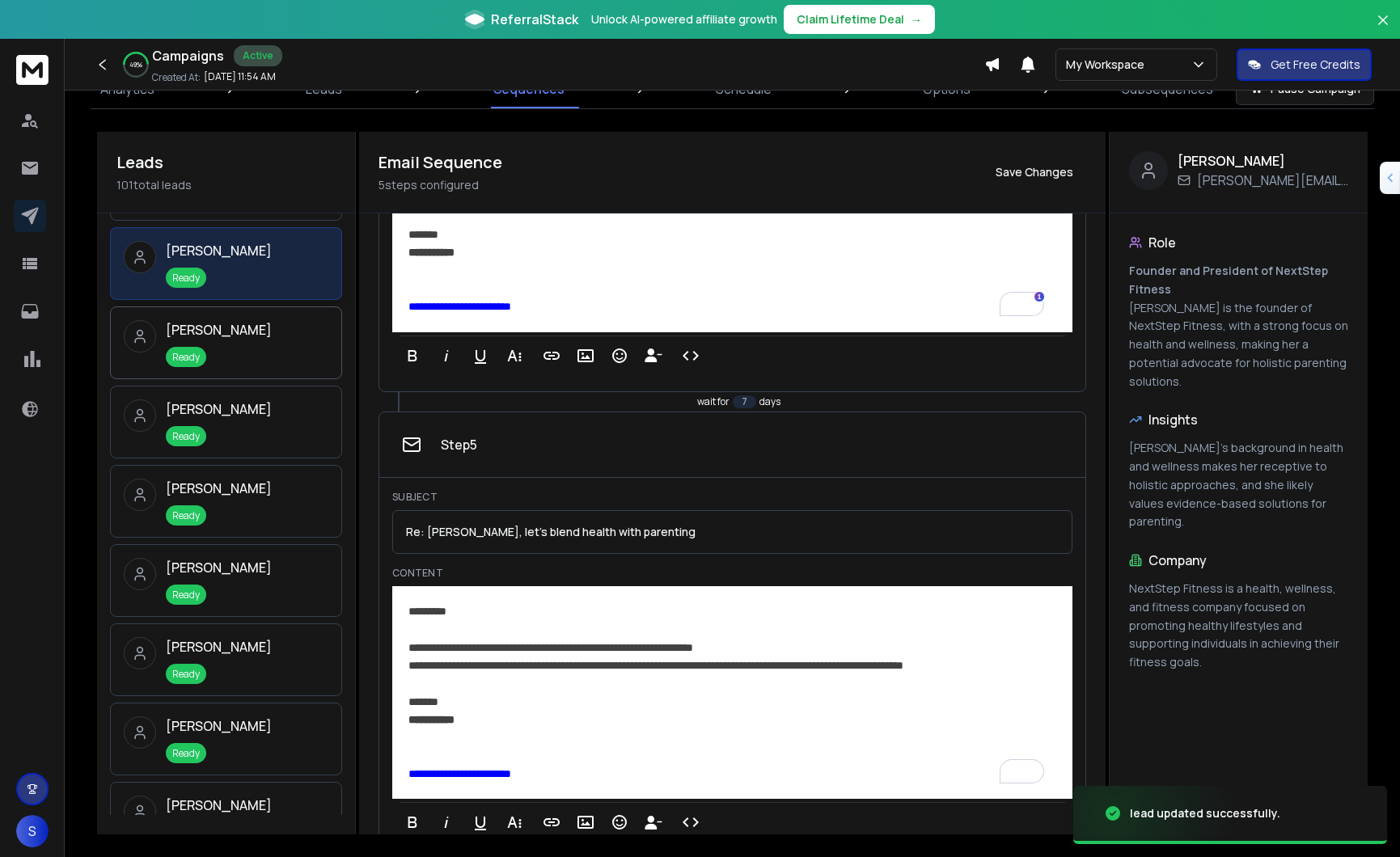
scroll to position [1525, 0]
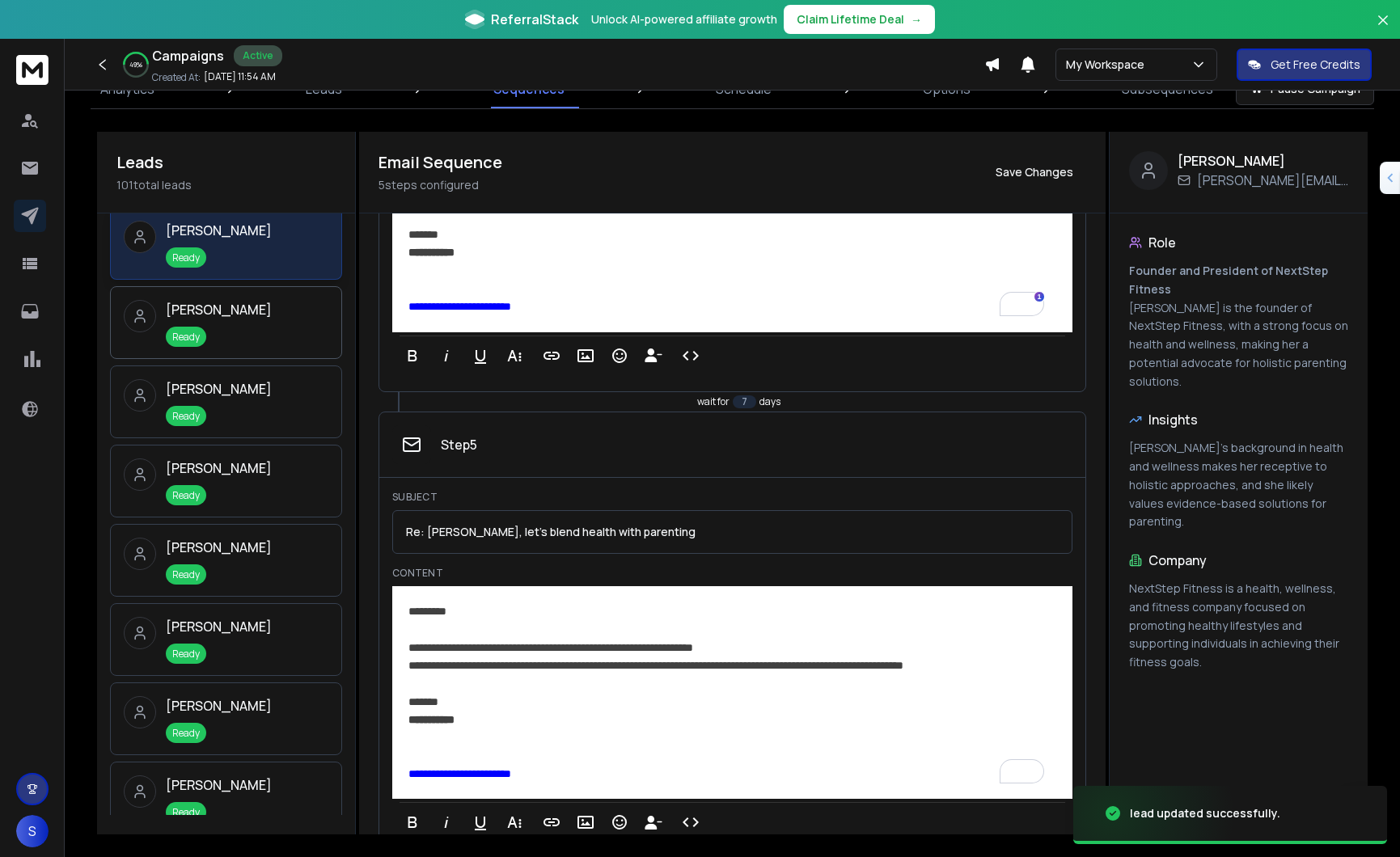
click at [250, 311] on h3 "[PERSON_NAME]" at bounding box center [218, 310] width 106 height 19
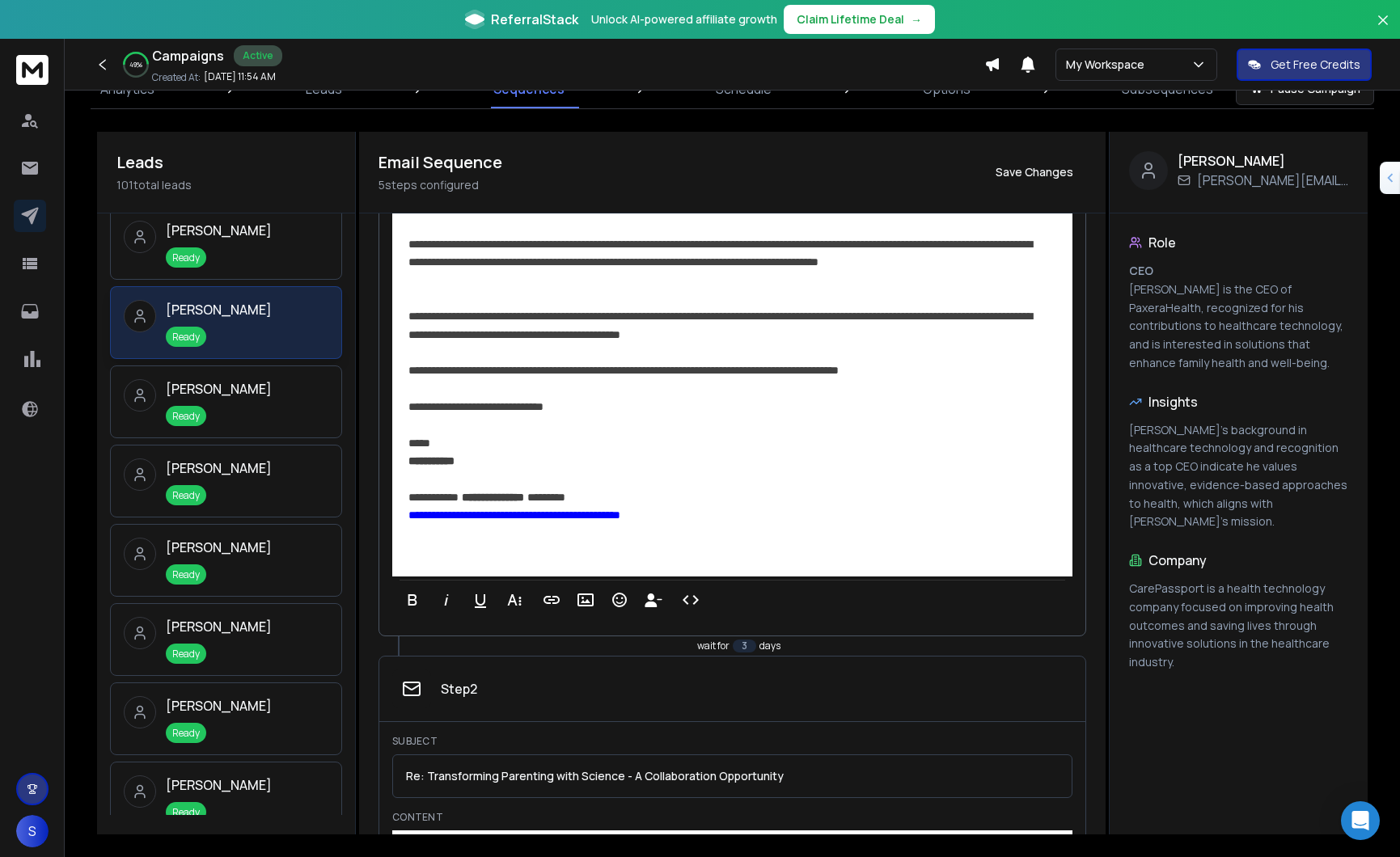
scroll to position [249, 0]
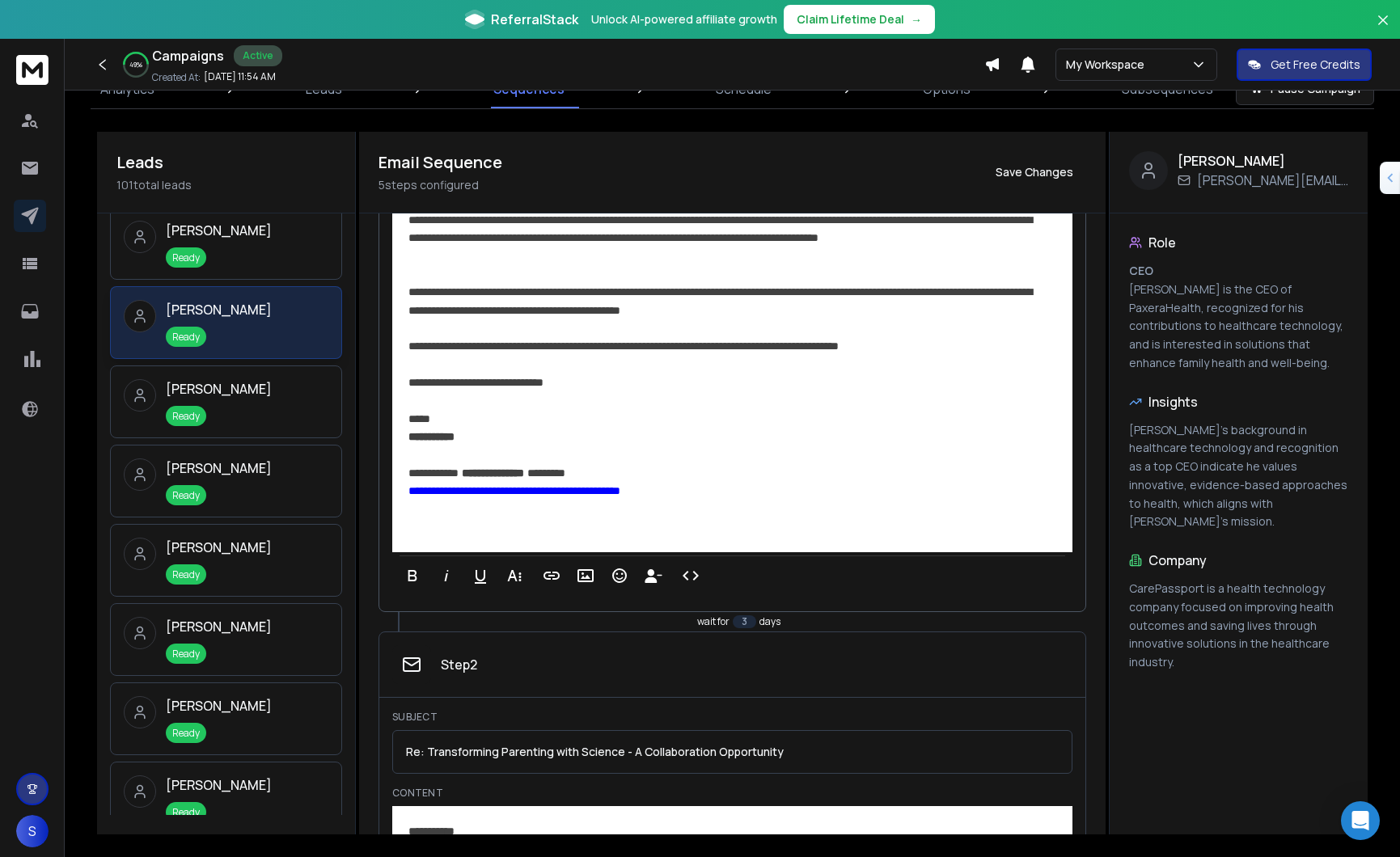
click at [540, 524] on div at bounding box center [732, 528] width 648 height 18
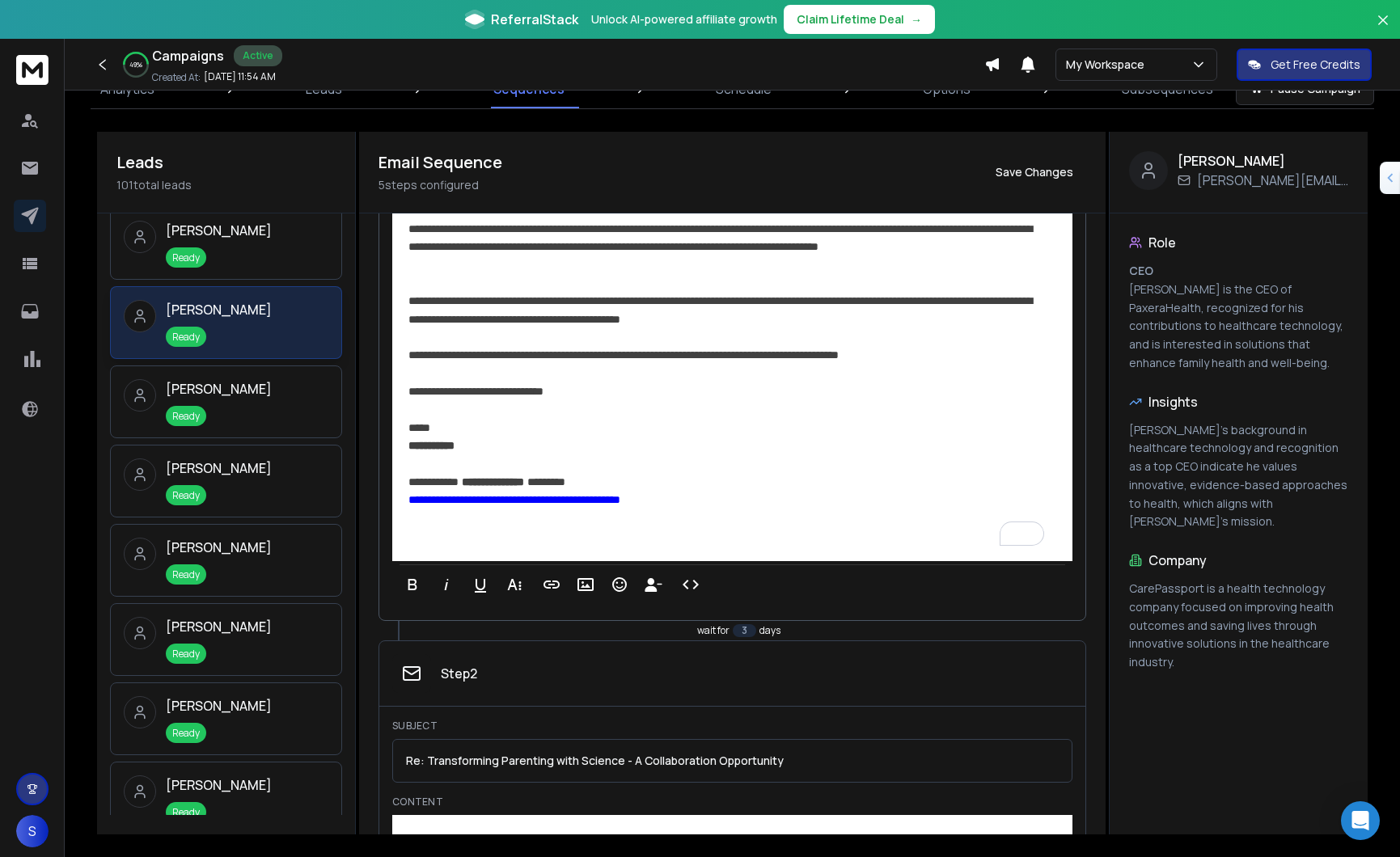
scroll to position [251, 0]
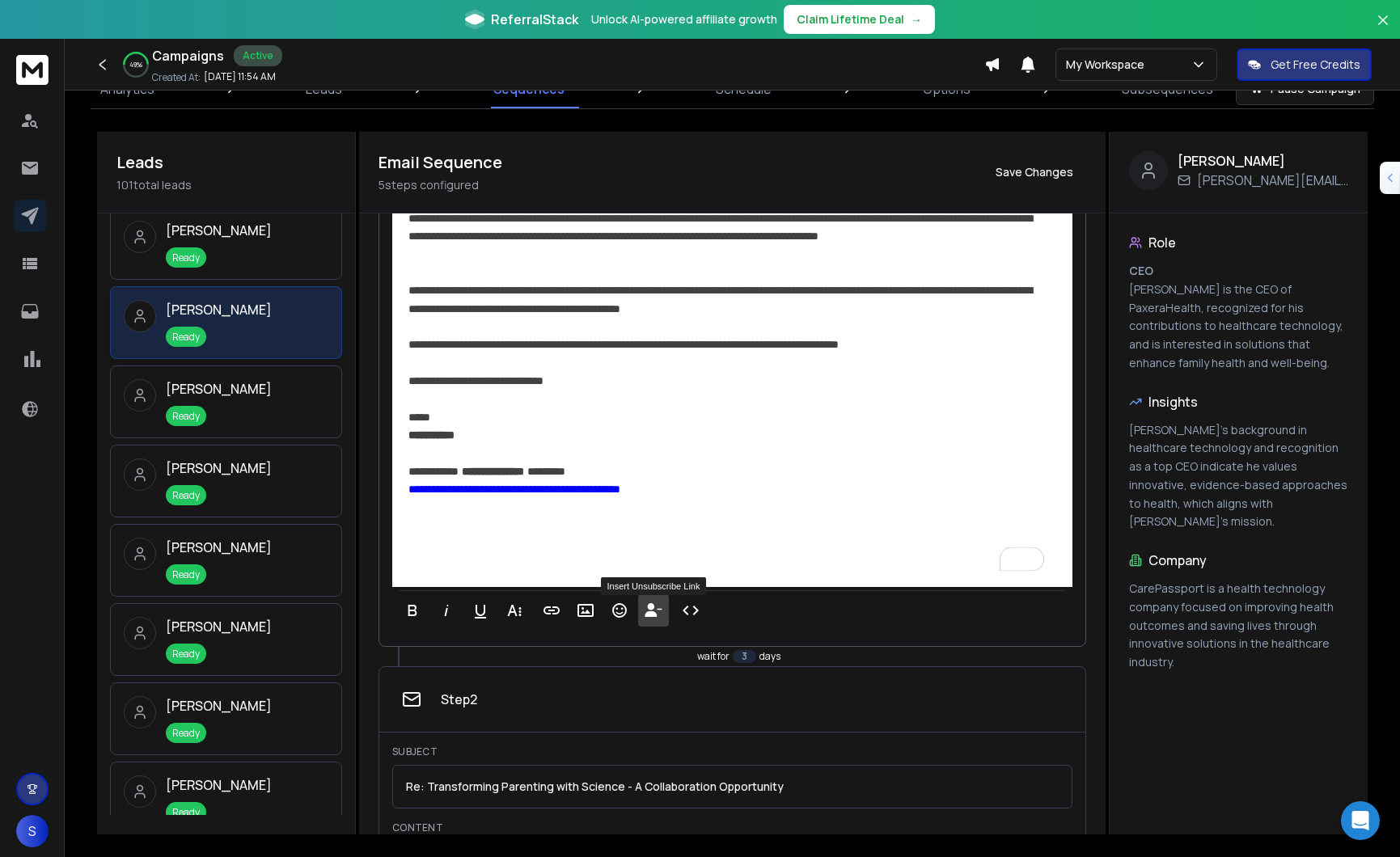
click at [651, 613] on icon "button" at bounding box center [653, 610] width 17 height 14
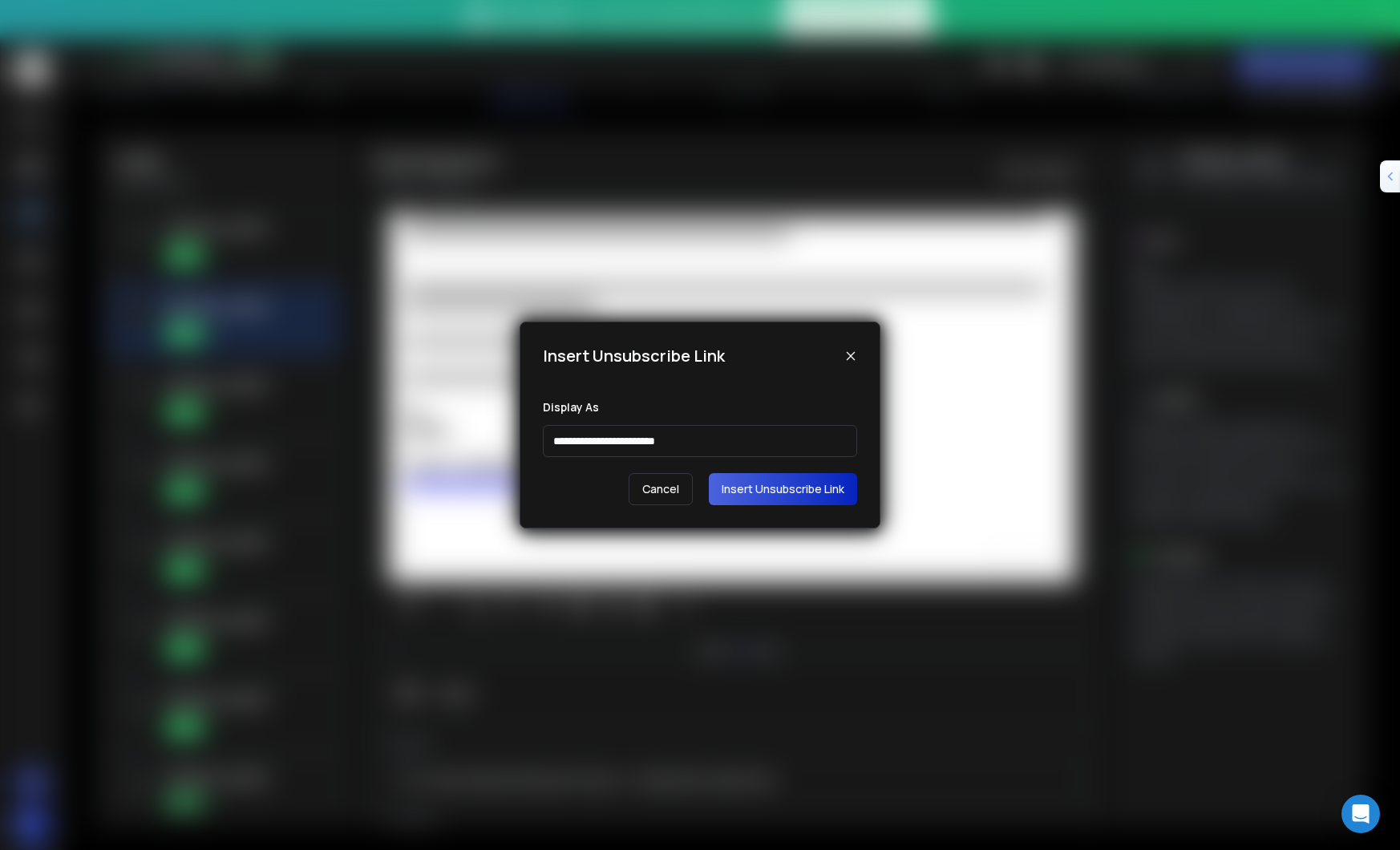
click at [766, 490] on button "Insert Unsubscribe Link" at bounding box center [783, 490] width 148 height 32
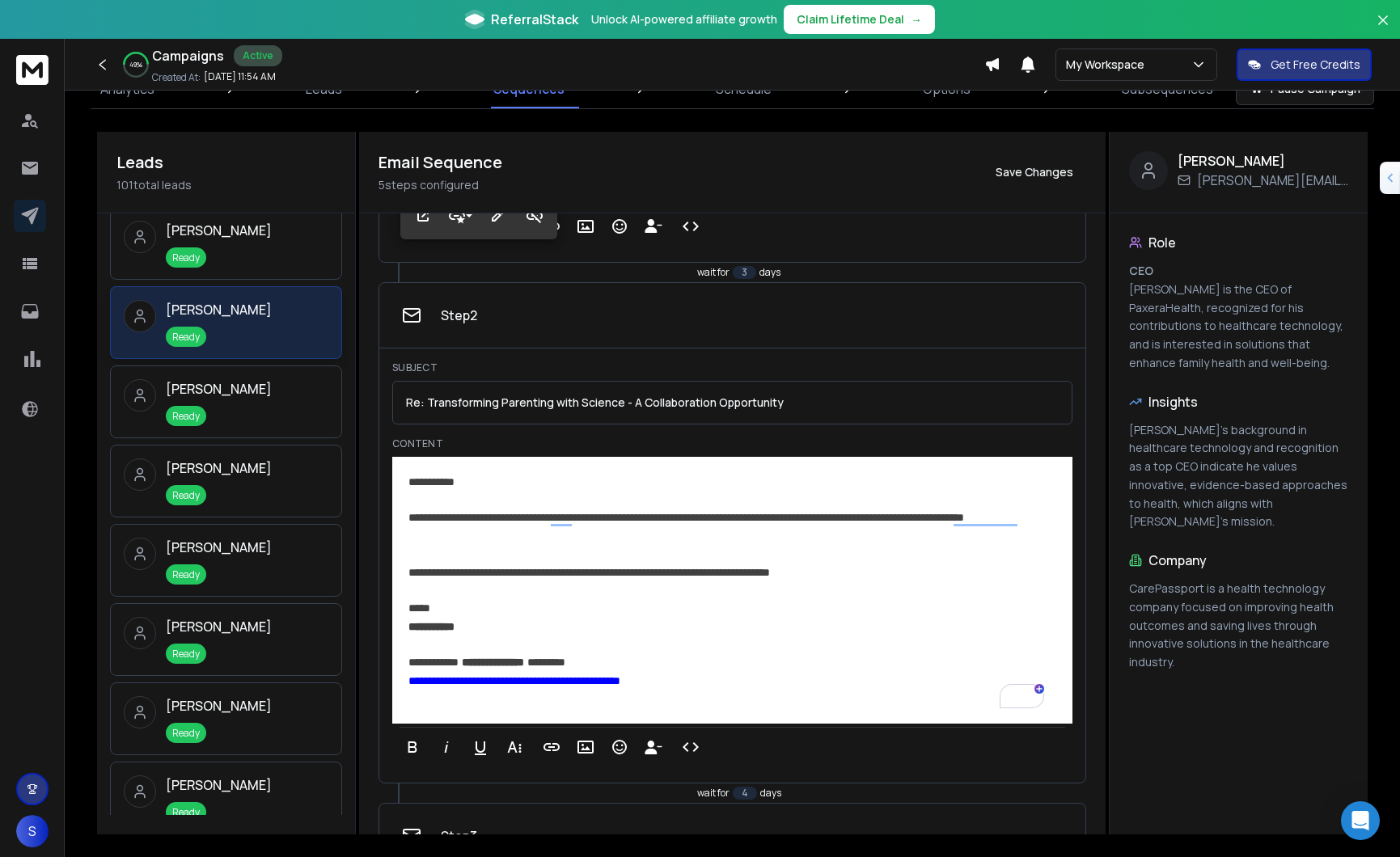
scroll to position [658, 0]
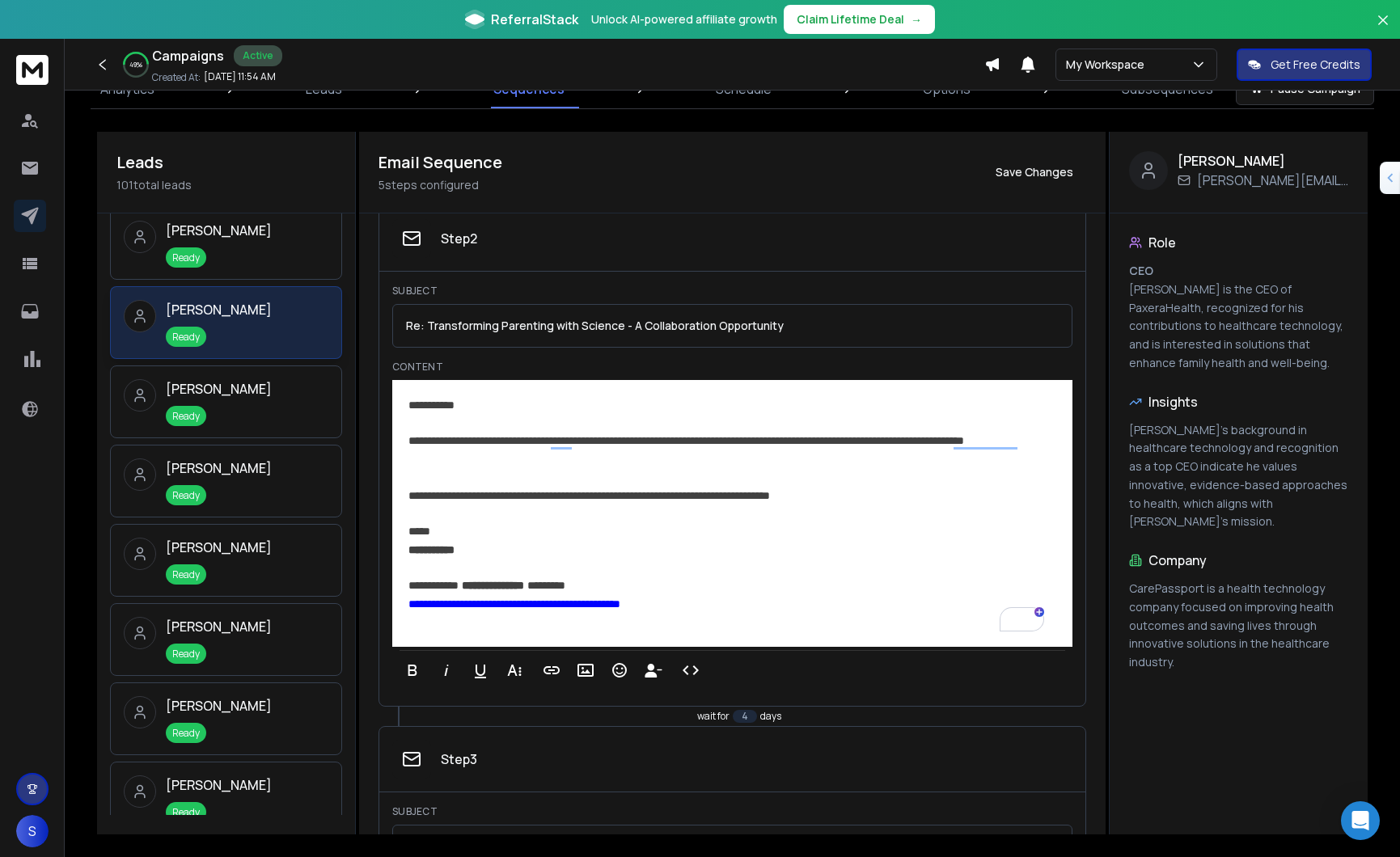
click at [587, 628] on p "To enrich screen reader interactions, please activate Accessibility in Grammarl…" at bounding box center [732, 622] width 648 height 18
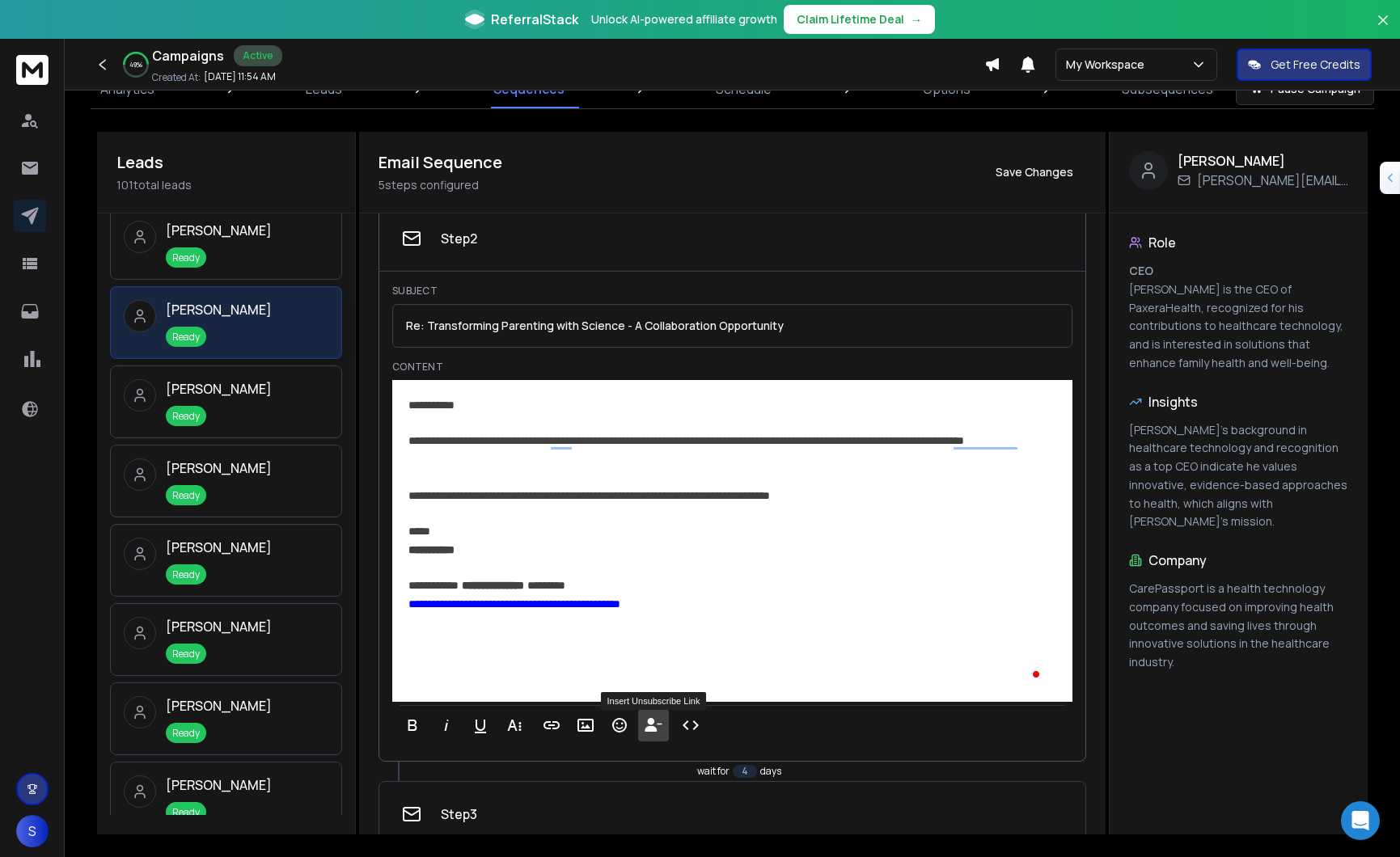
click at [661, 731] on icon "button" at bounding box center [654, 725] width 19 height 14
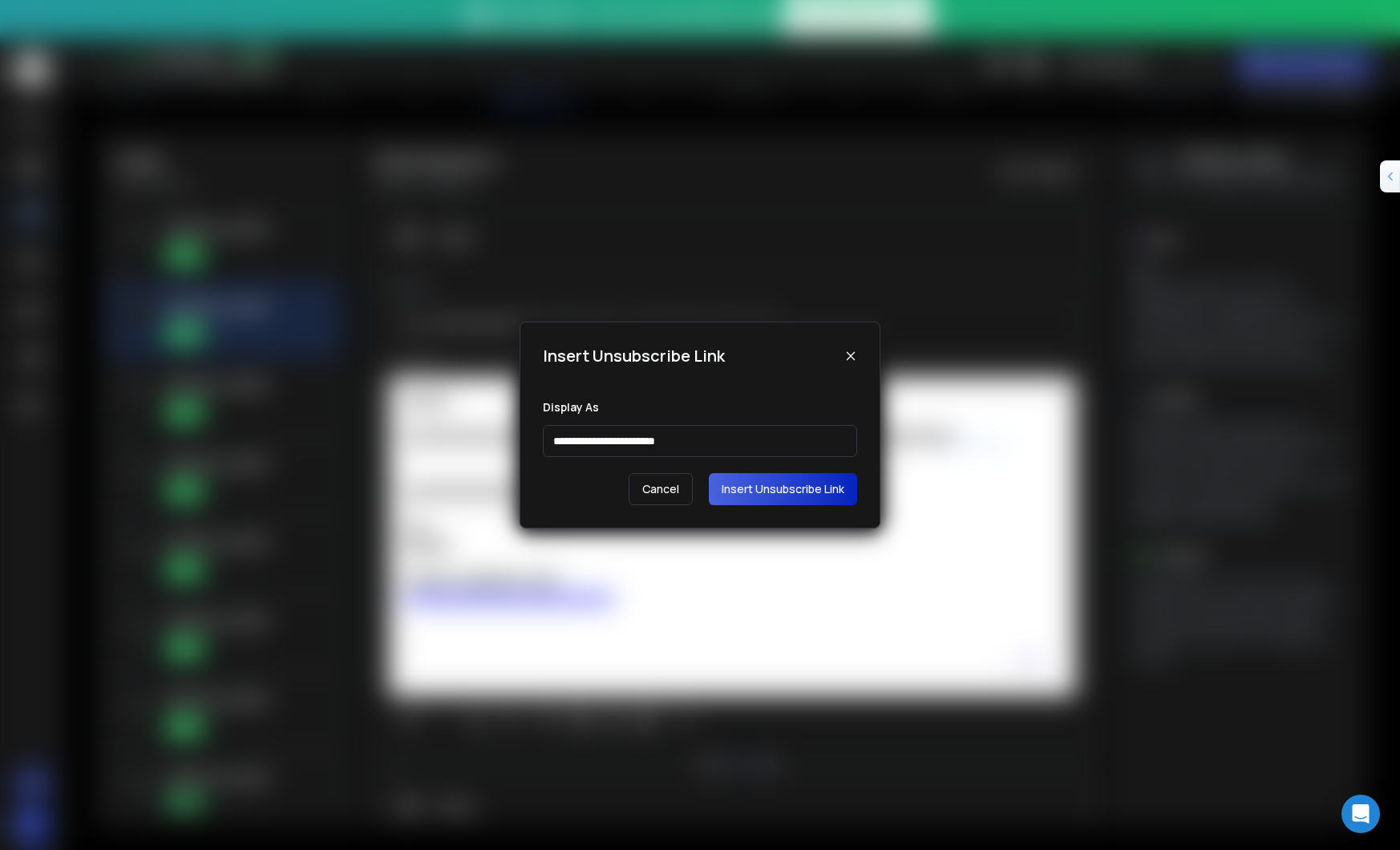
click at [788, 467] on div "**********" at bounding box center [700, 453] width 314 height 106
click at [782, 486] on button "Insert Unsubscribe Link" at bounding box center [783, 490] width 148 height 32
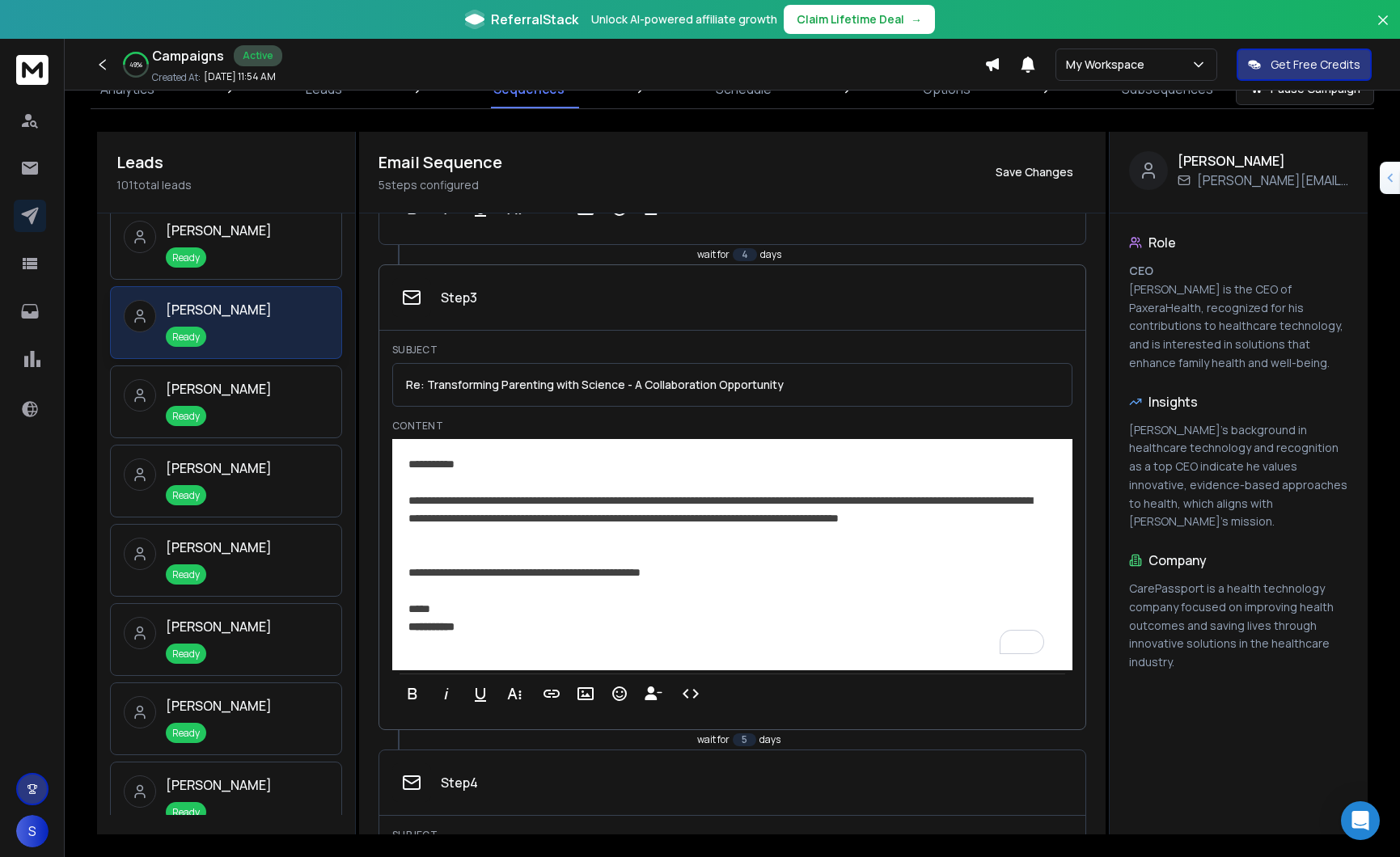
scroll to position [1203, 0]
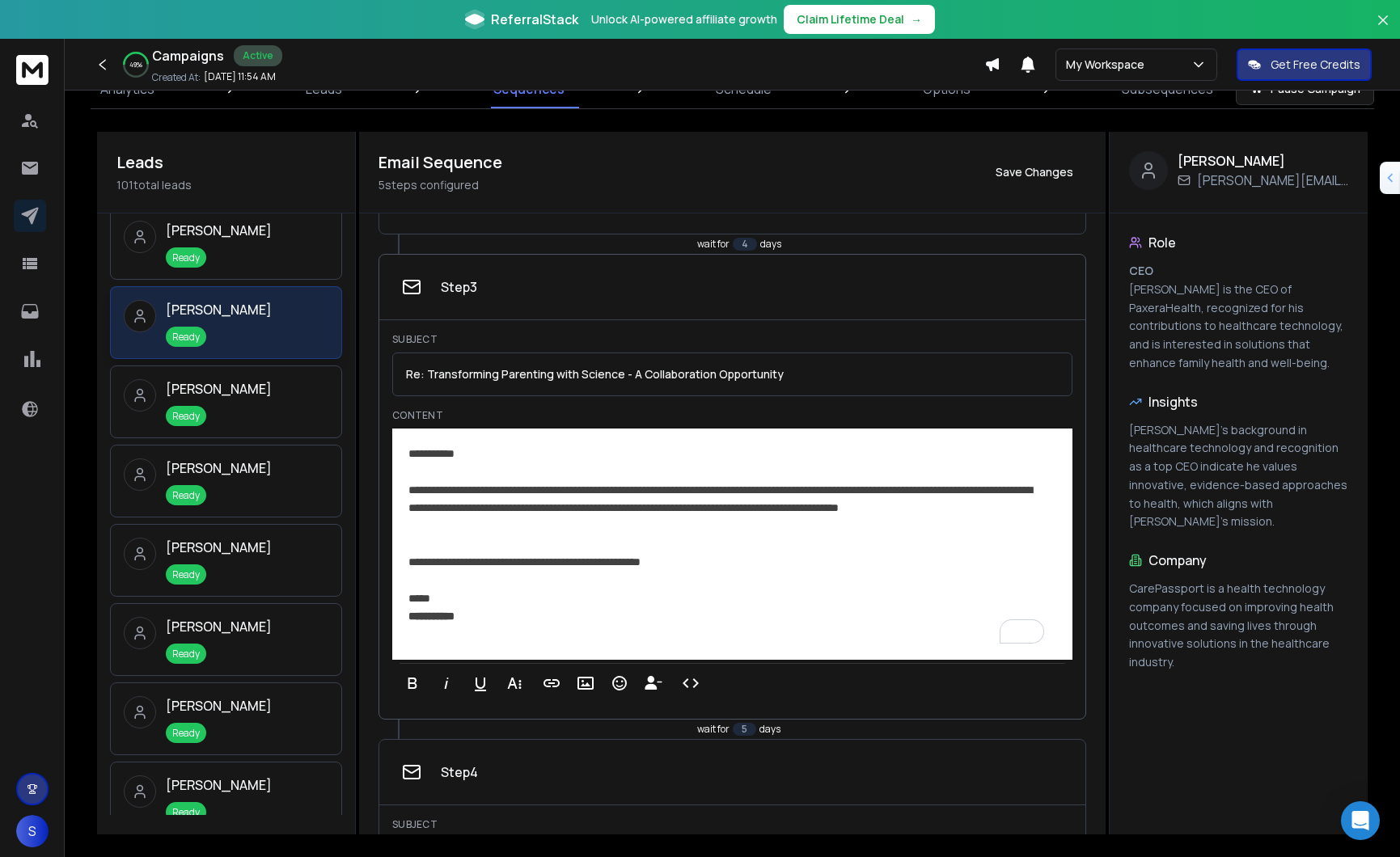
click at [509, 627] on div "To enrich screen reader interactions, please activate Accessibility in Grammarl…" at bounding box center [732, 635] width 648 height 18
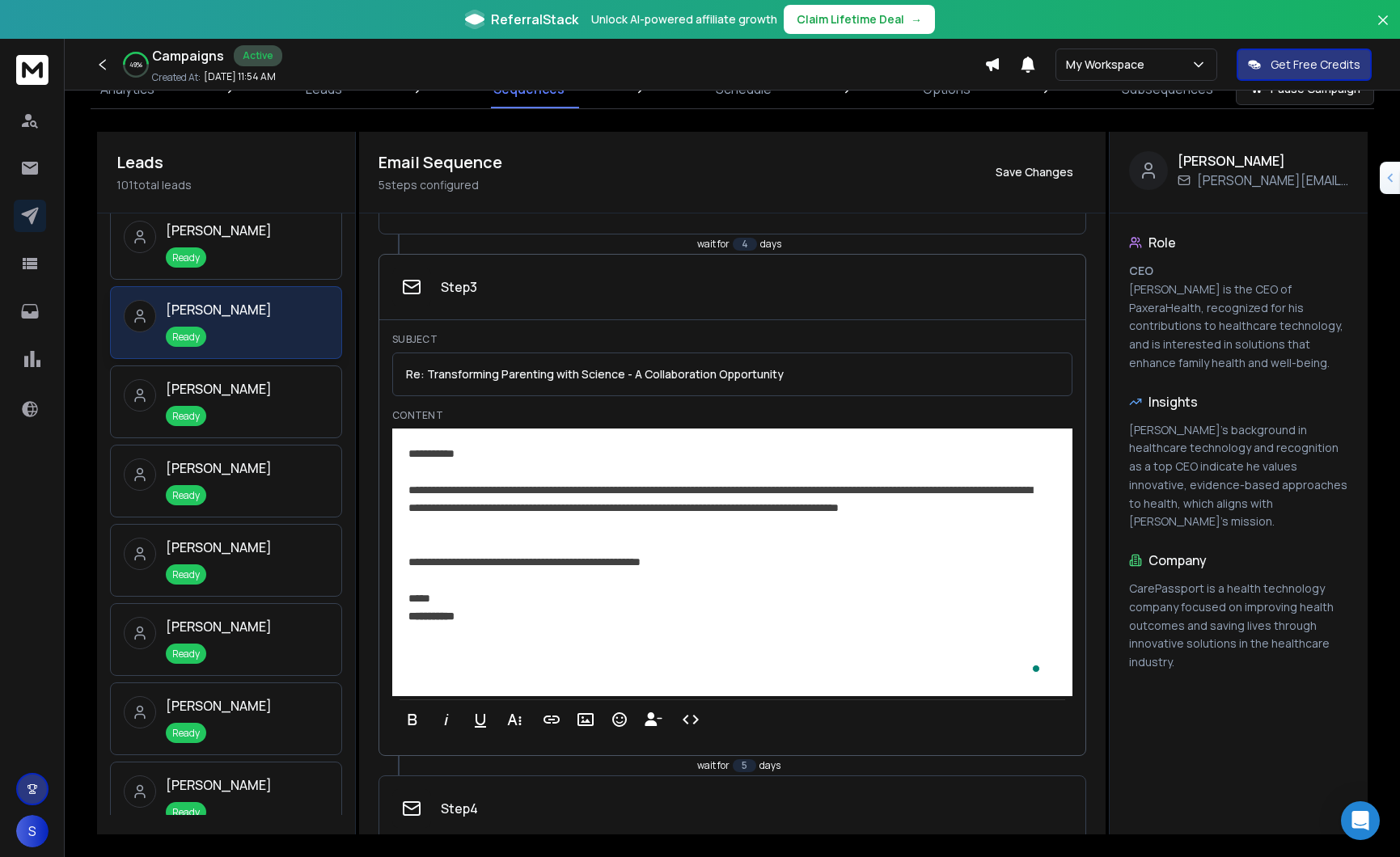
scroll to position [1193, 0]
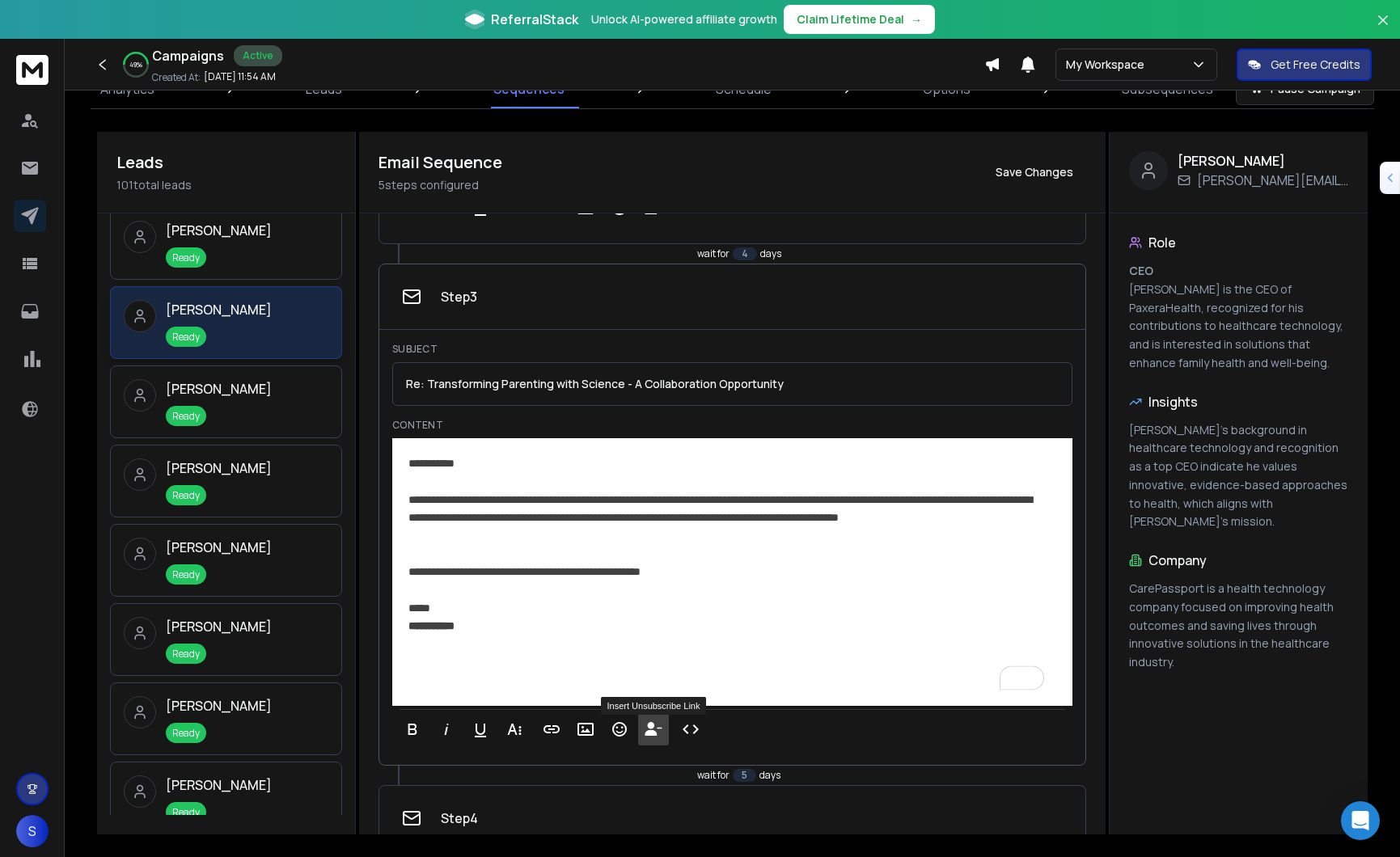
click at [644, 727] on icon "button" at bounding box center [654, 729] width 19 height 14
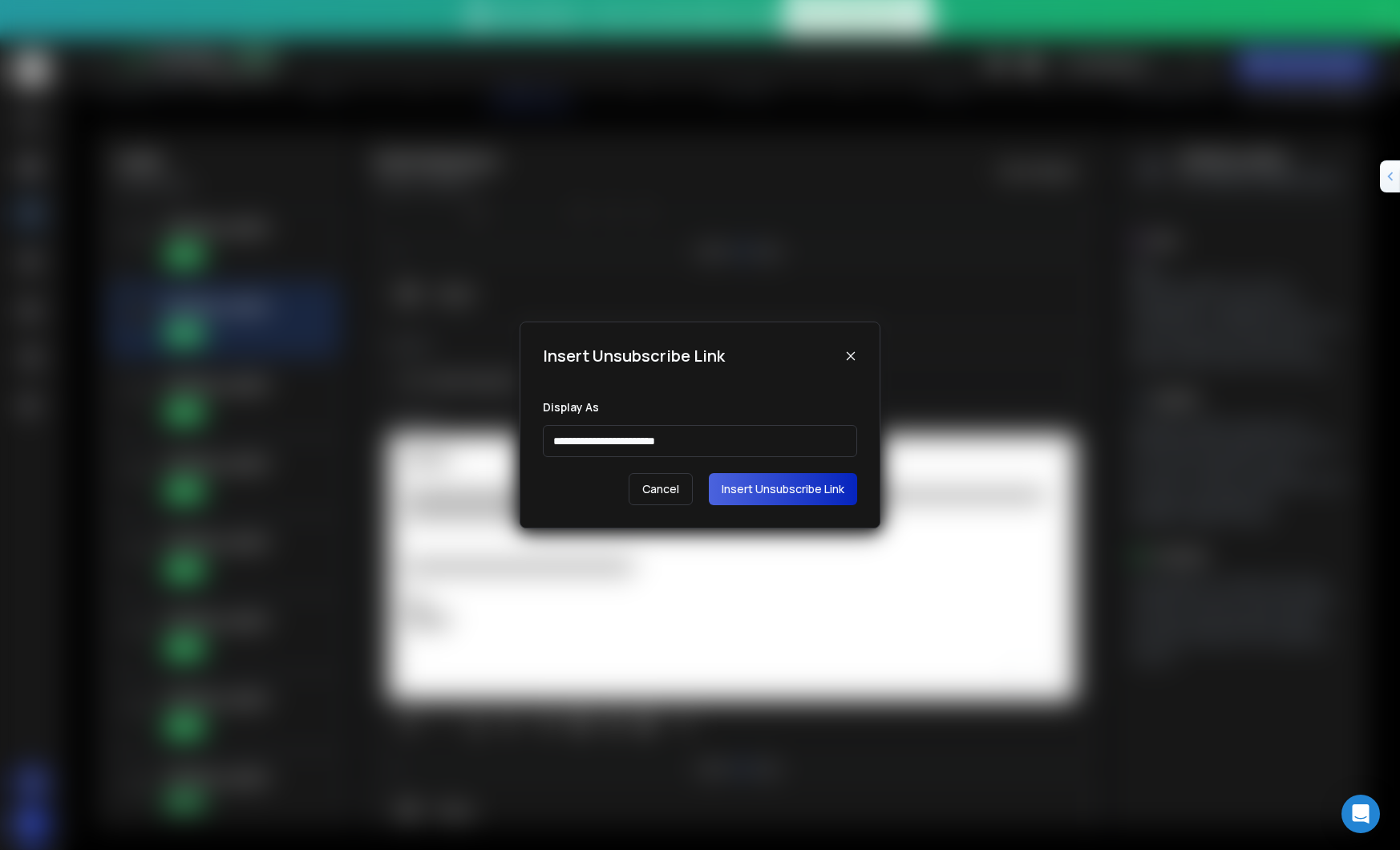
click at [757, 491] on button "Insert Unsubscribe Link" at bounding box center [783, 490] width 148 height 32
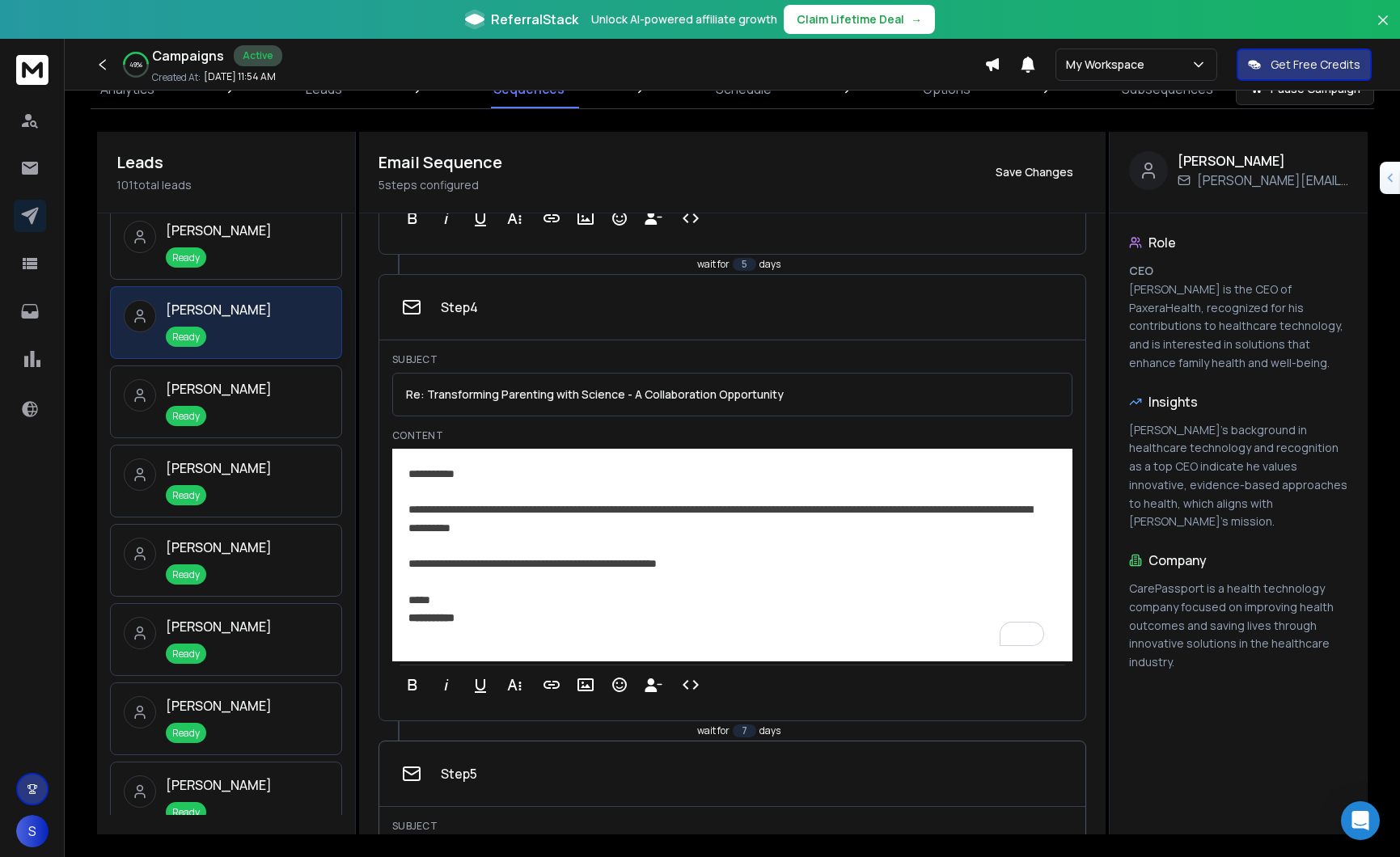
scroll to position [1715, 0]
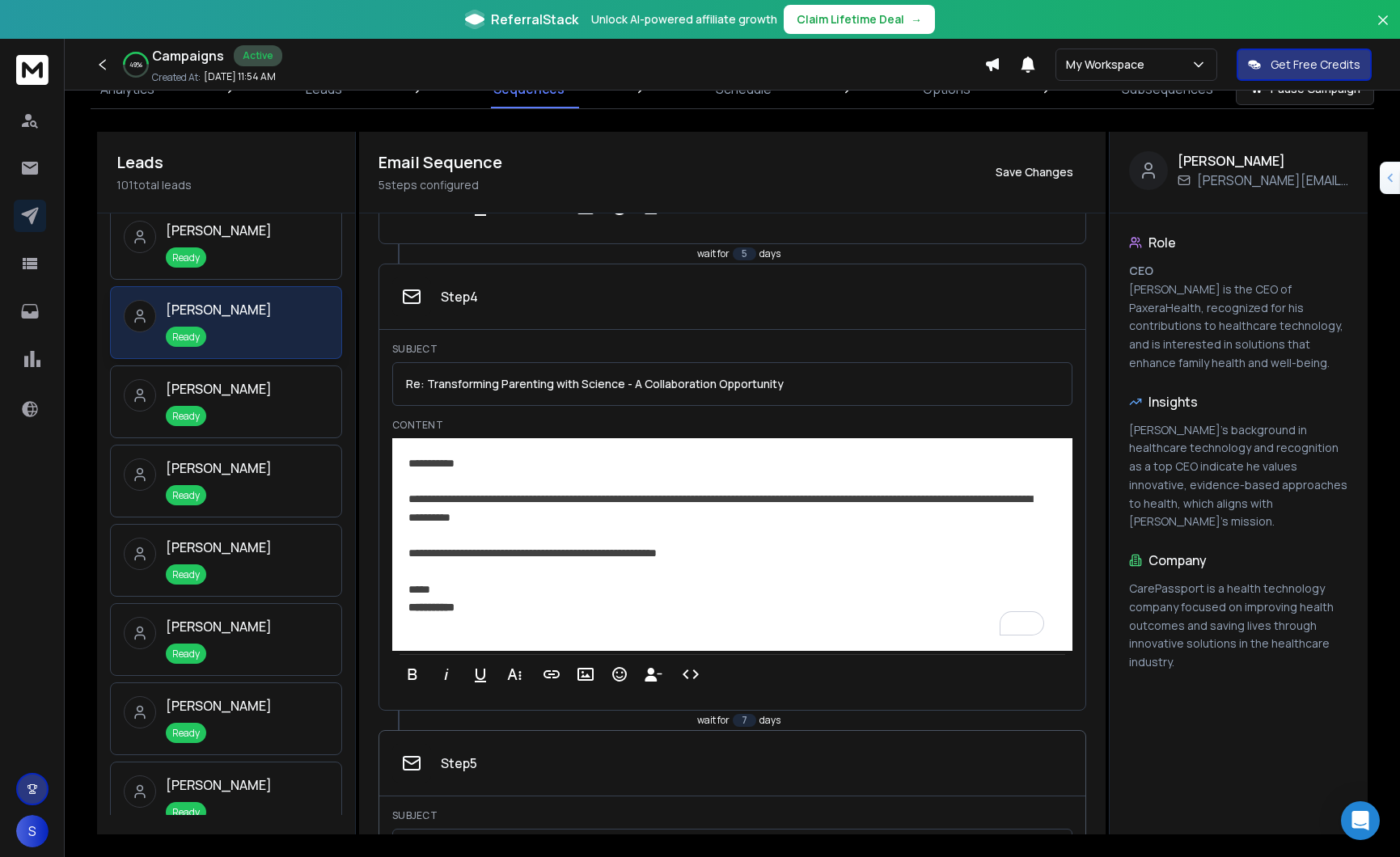
click at [477, 632] on div "To enrich screen reader interactions, please activate Accessibility in Grammarl…" at bounding box center [732, 626] width 648 height 18
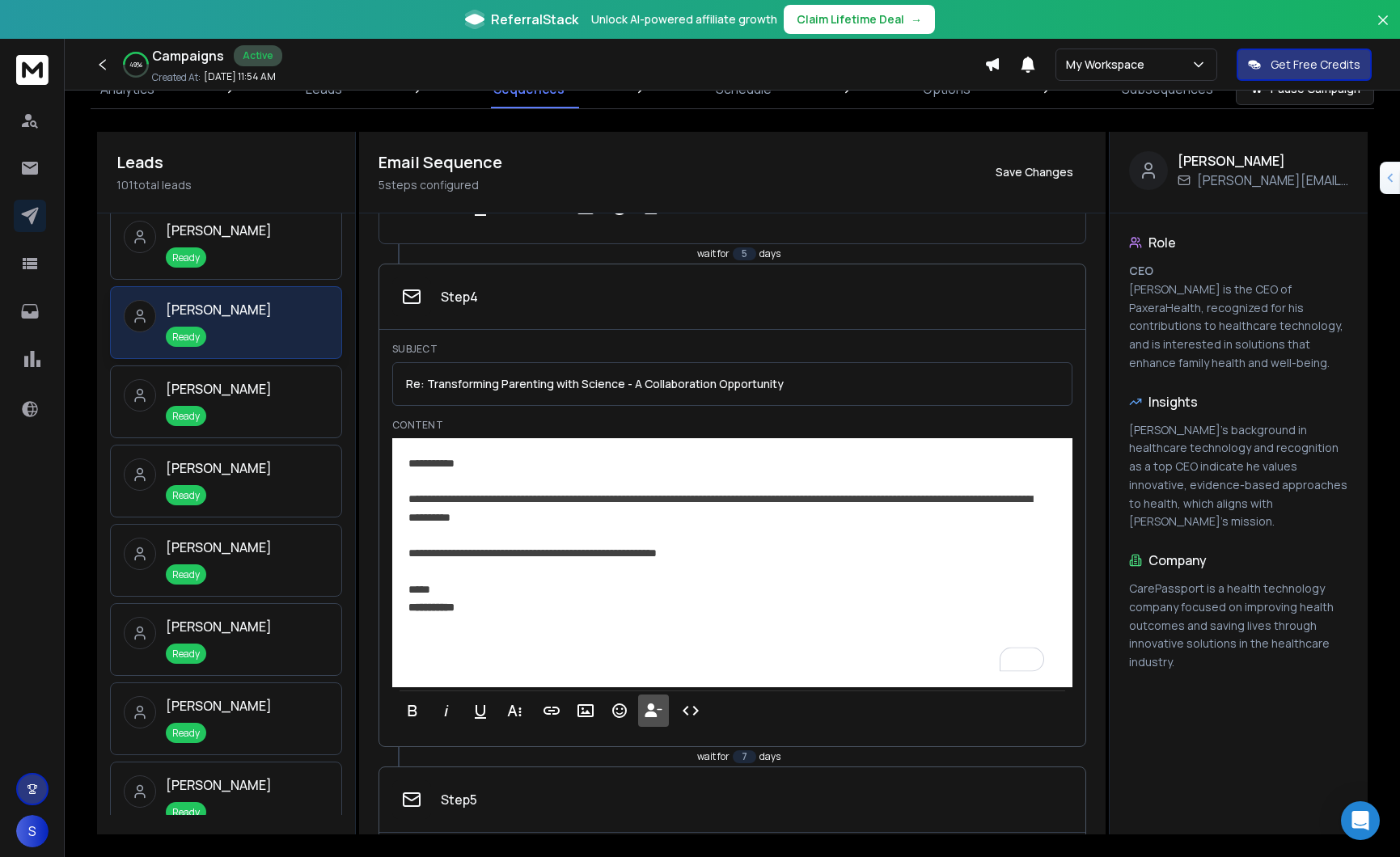
click at [654, 705] on icon "button" at bounding box center [654, 711] width 19 height 14
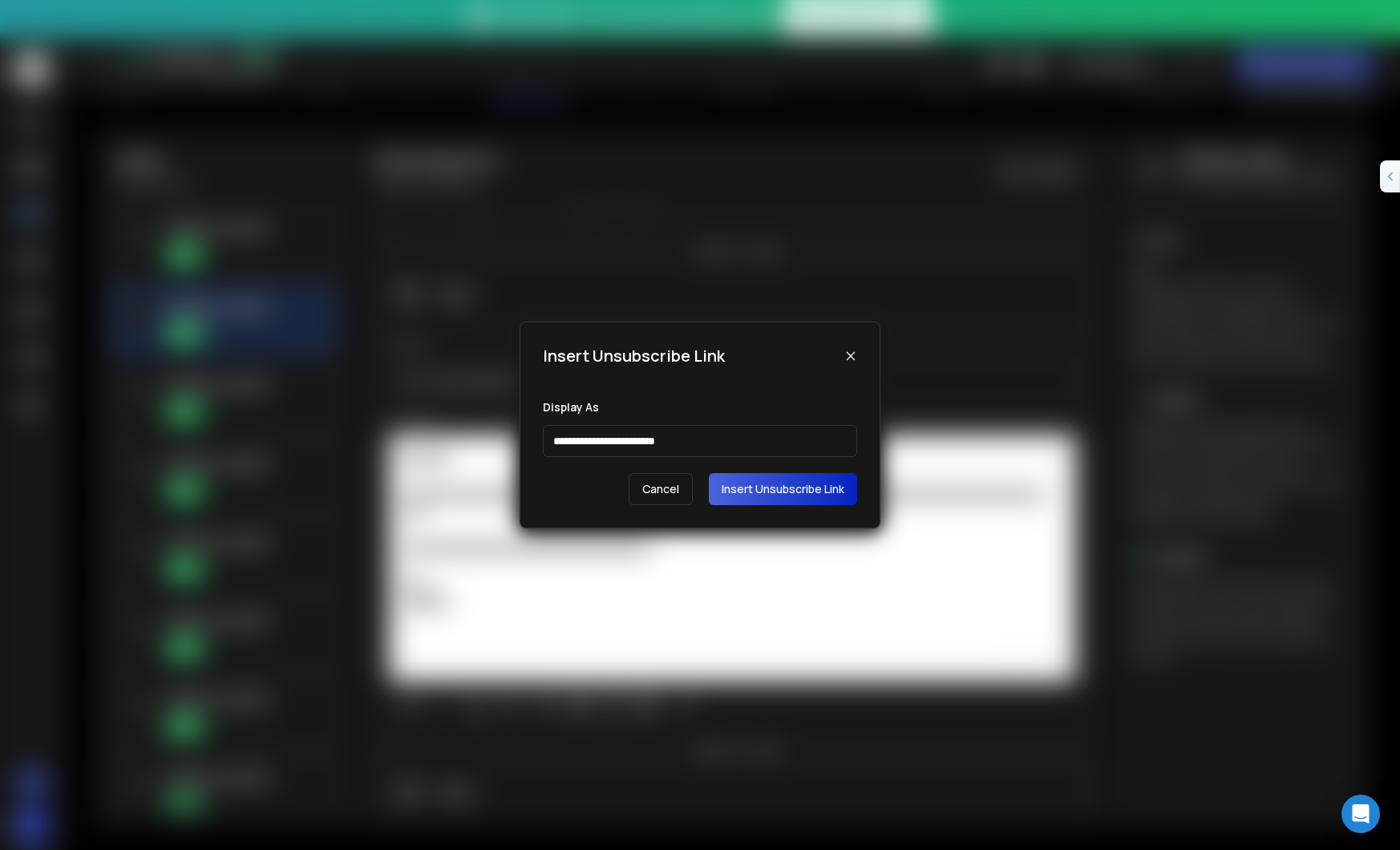
click at [790, 492] on button "Insert Unsubscribe Link" at bounding box center [783, 490] width 148 height 32
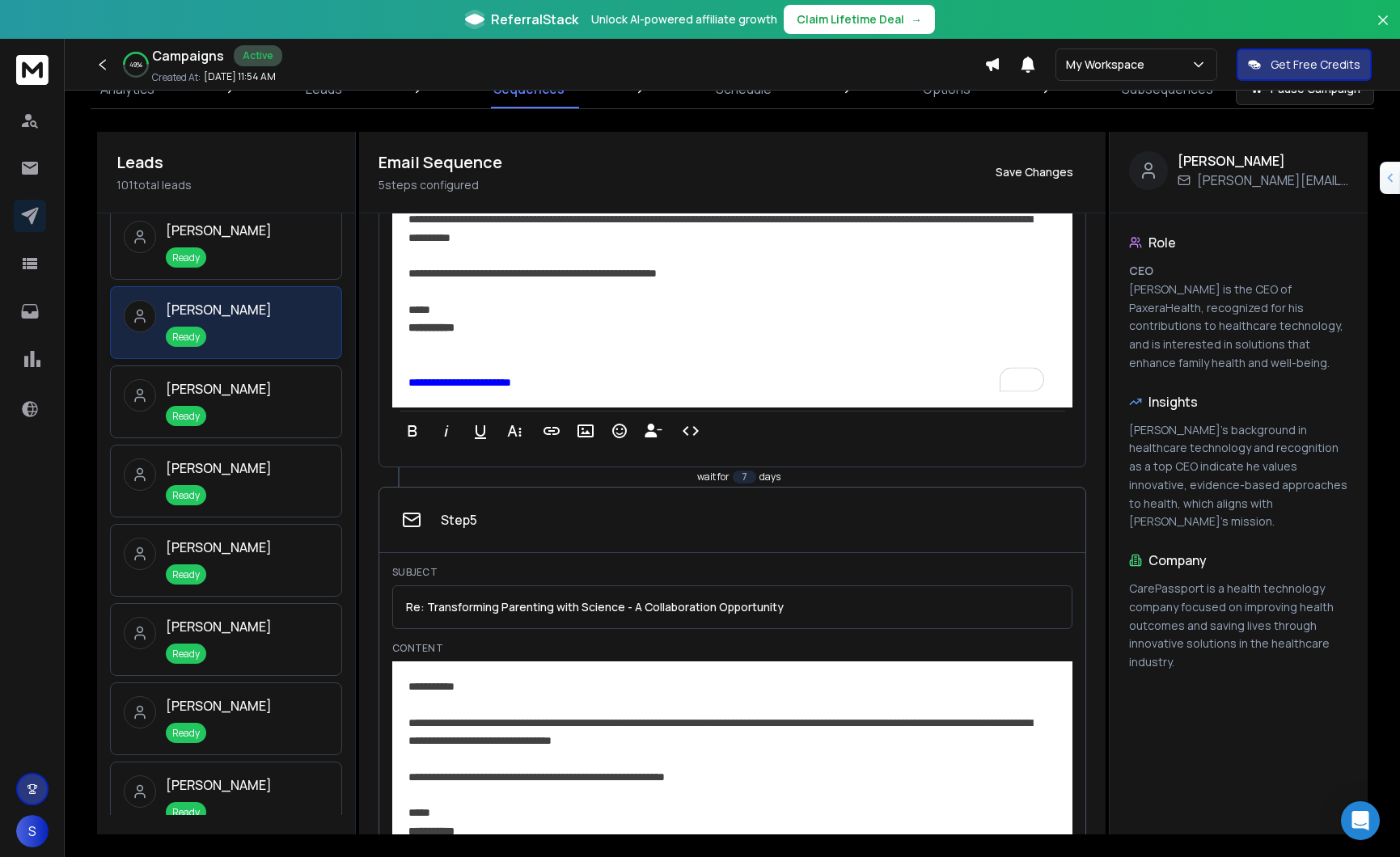
scroll to position [2116, 0]
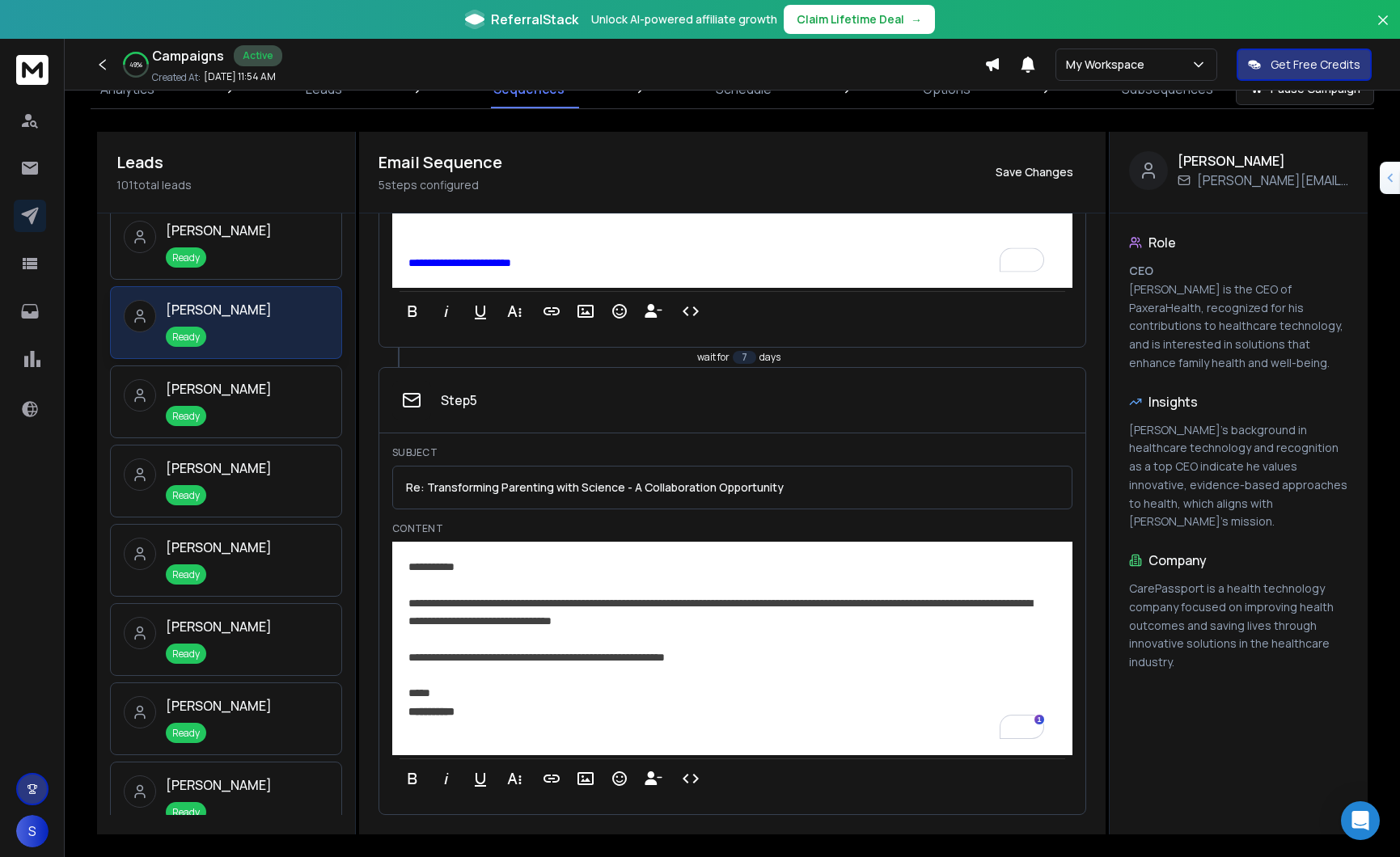
click at [441, 744] on div "**********" at bounding box center [732, 649] width 681 height 214
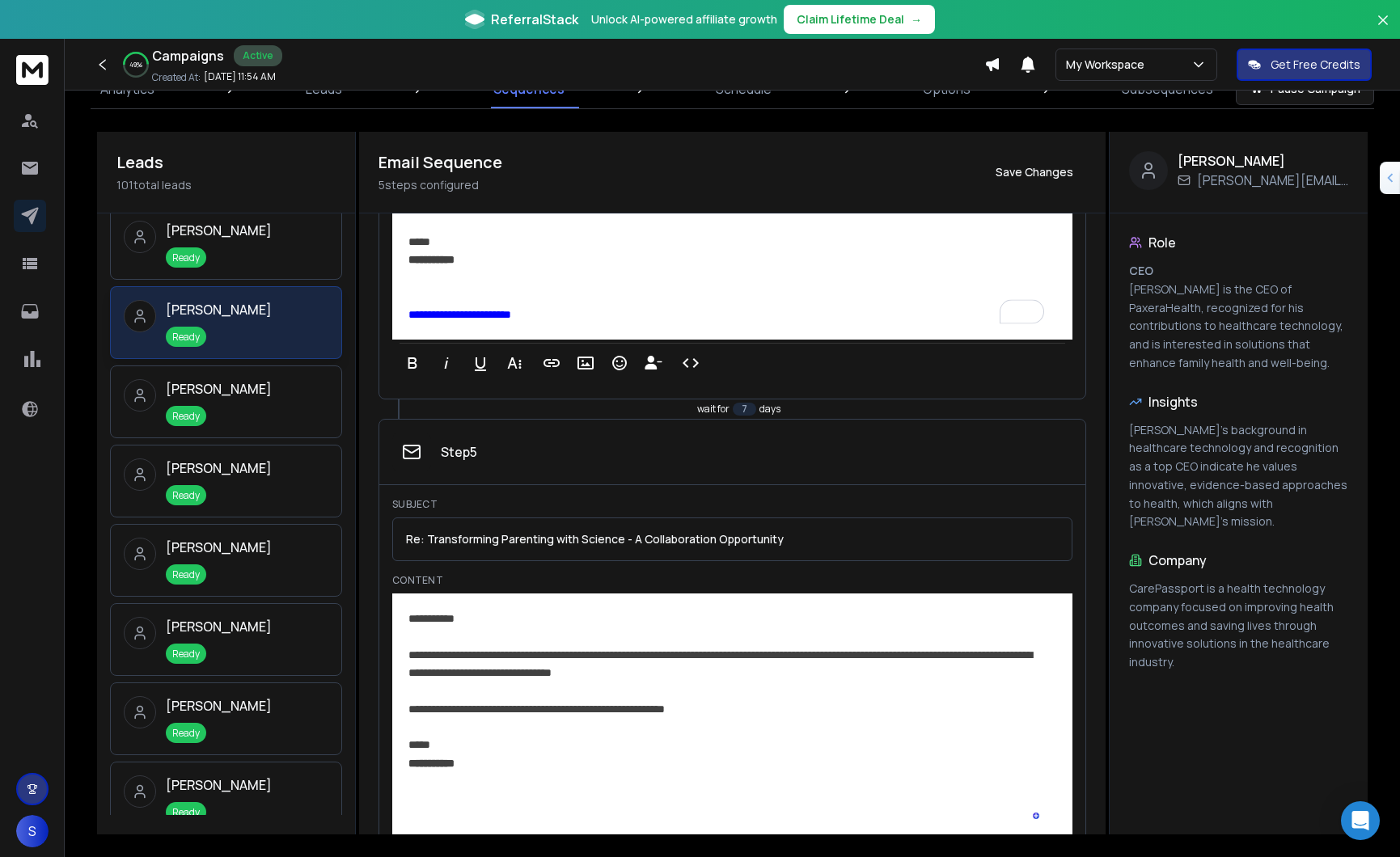
scroll to position [2153, 0]
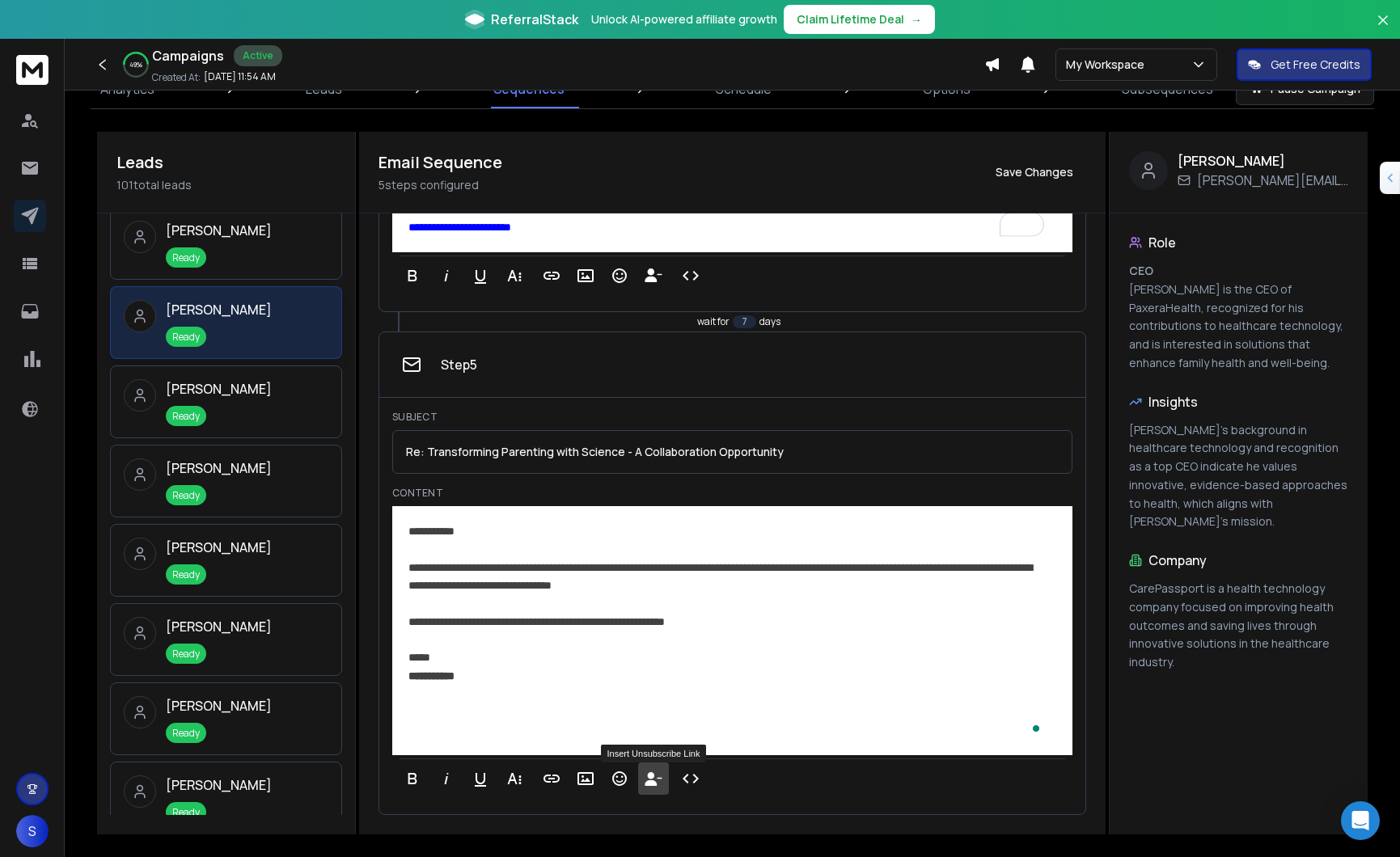
click at [646, 774] on icon "button" at bounding box center [654, 779] width 19 height 14
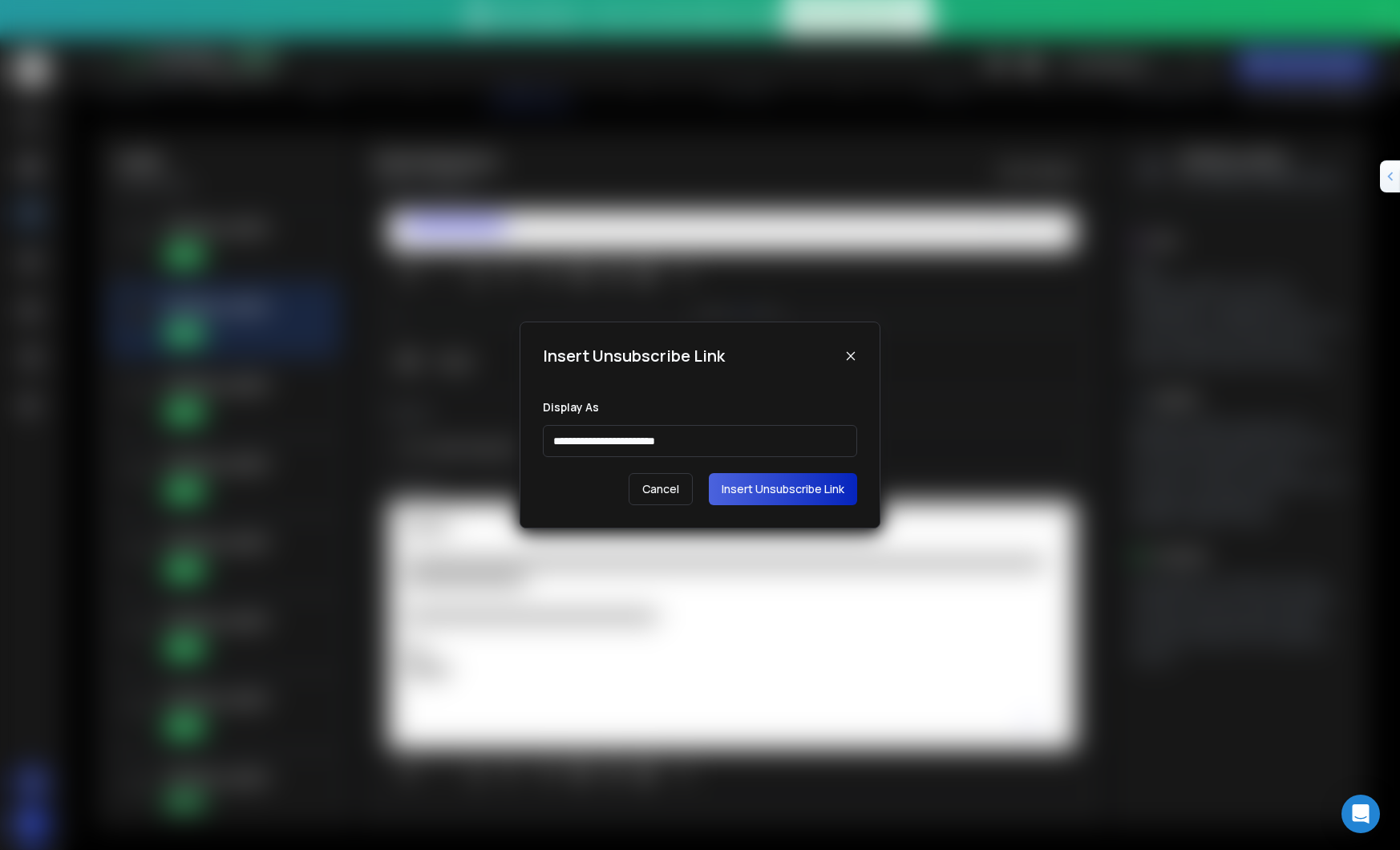
click at [781, 487] on button "Insert Unsubscribe Link" at bounding box center [783, 490] width 148 height 32
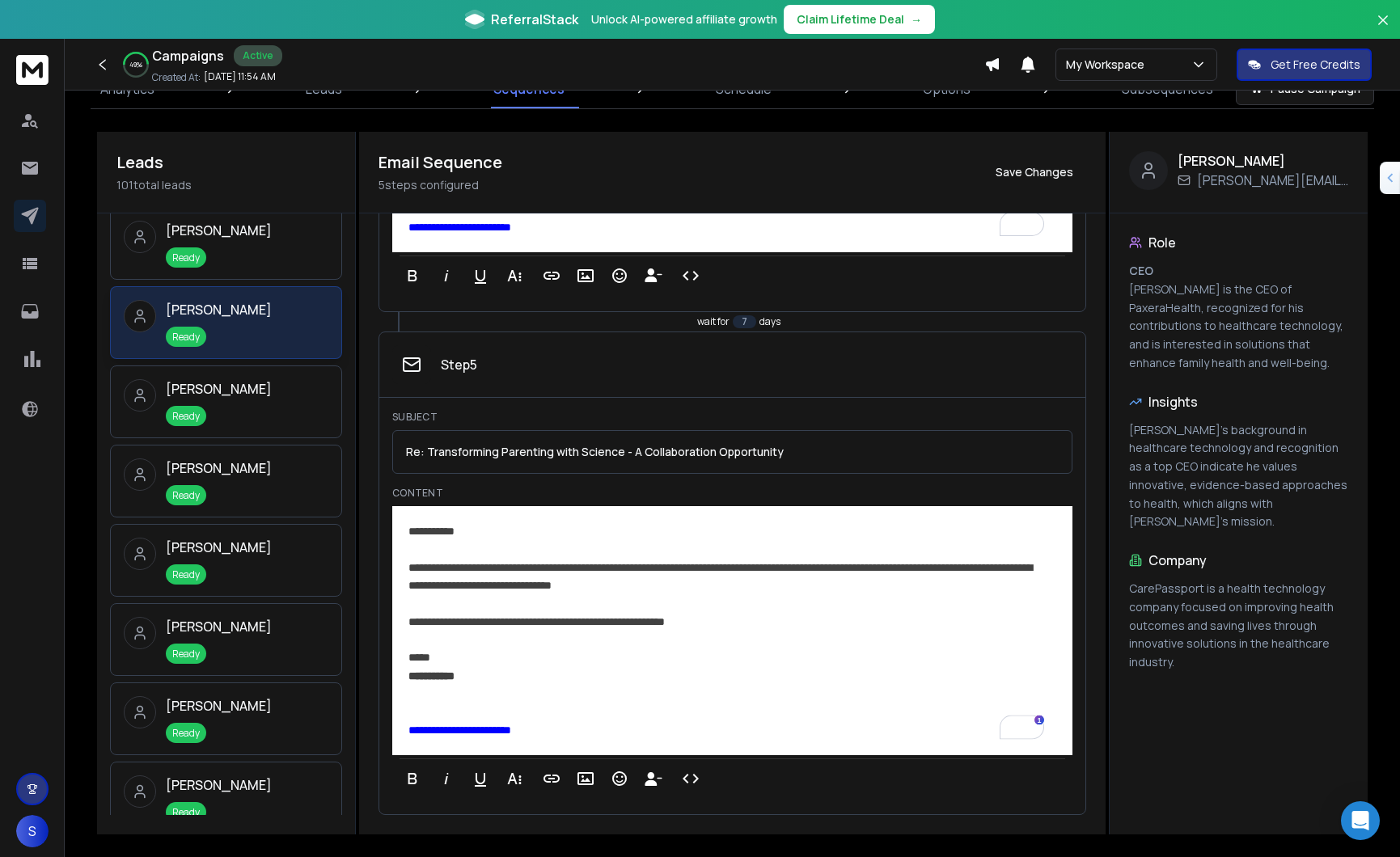
drag, startPoint x: 1034, startPoint y: 183, endPoint x: 1011, endPoint y: 205, distance: 31.8
click at [1033, 183] on button "Save Changes" at bounding box center [1034, 172] width 104 height 32
click at [247, 380] on div "[PERSON_NAME]" at bounding box center [247, 389] width 163 height 19
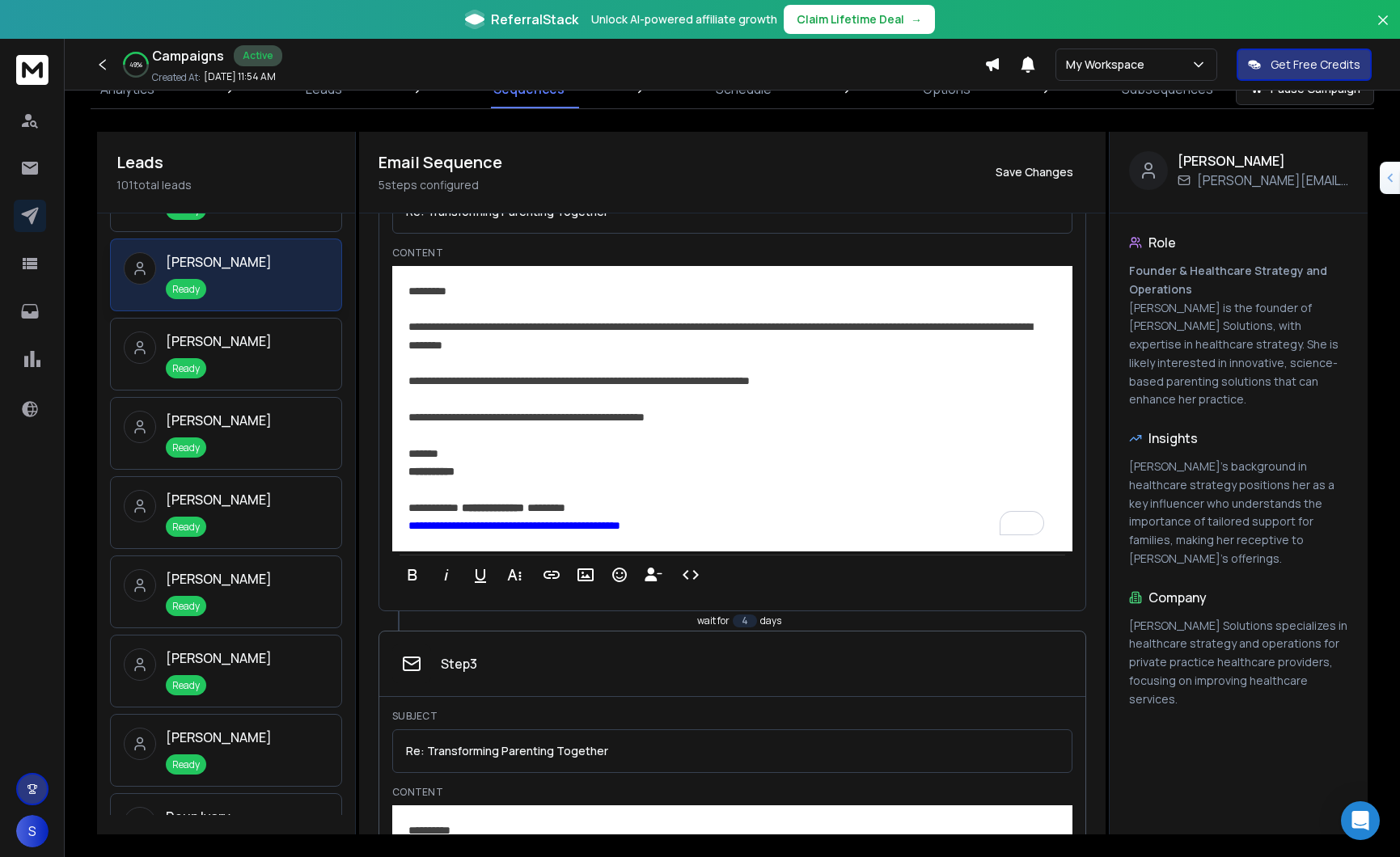
scroll to position [745, 0]
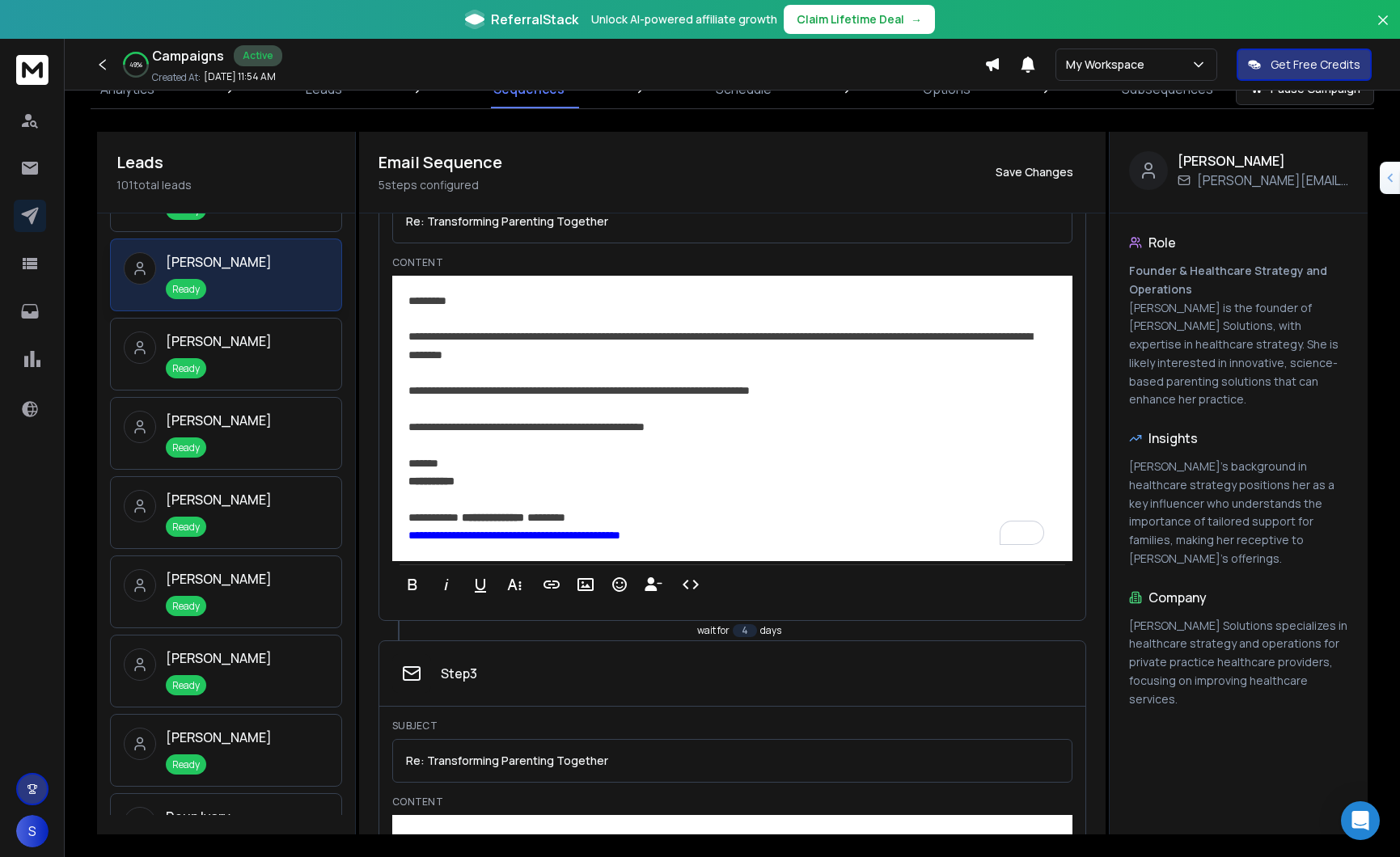
click at [674, 549] on div "**********" at bounding box center [732, 418] width 681 height 286
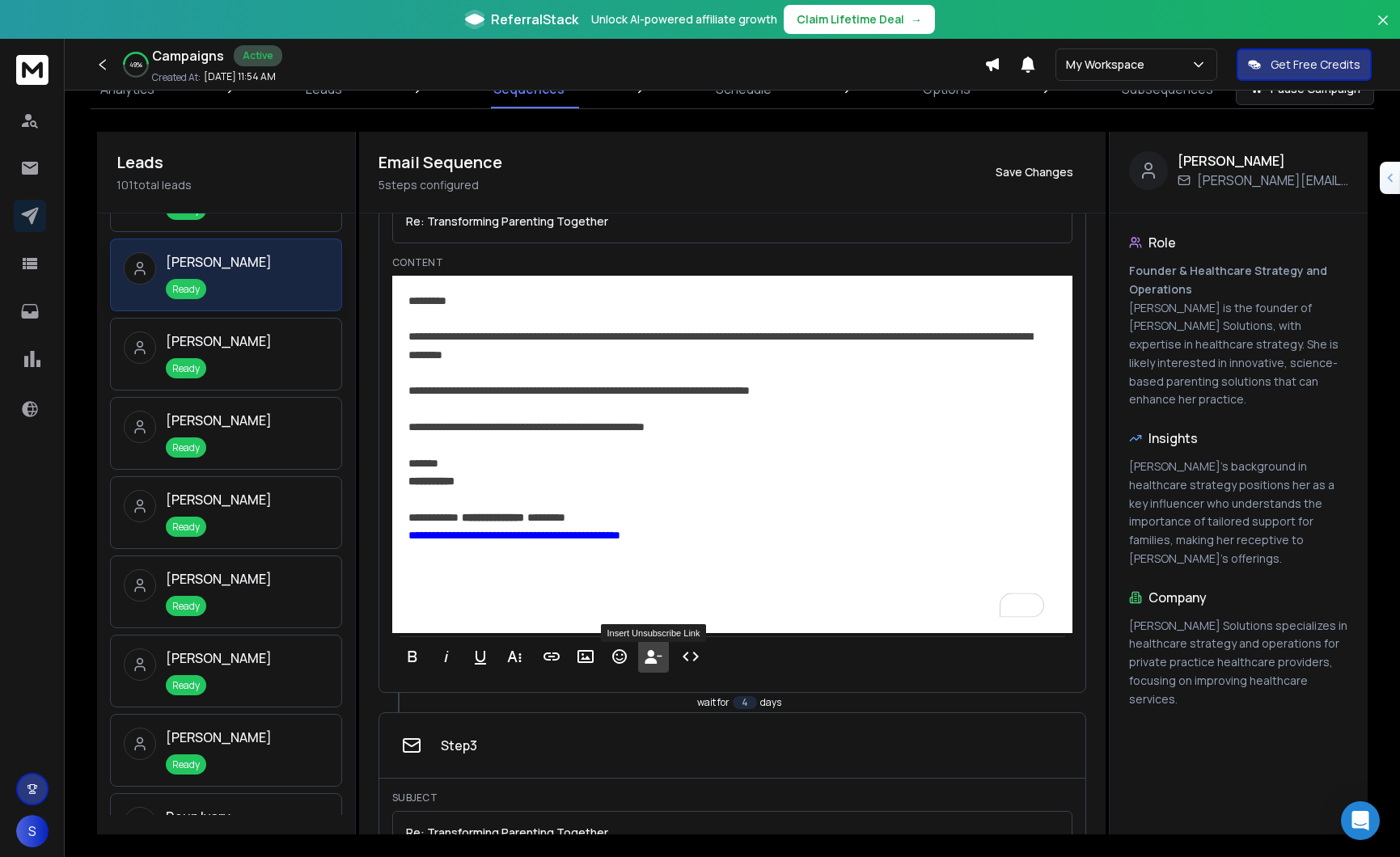
click at [653, 659] on icon "button" at bounding box center [654, 657] width 19 height 14
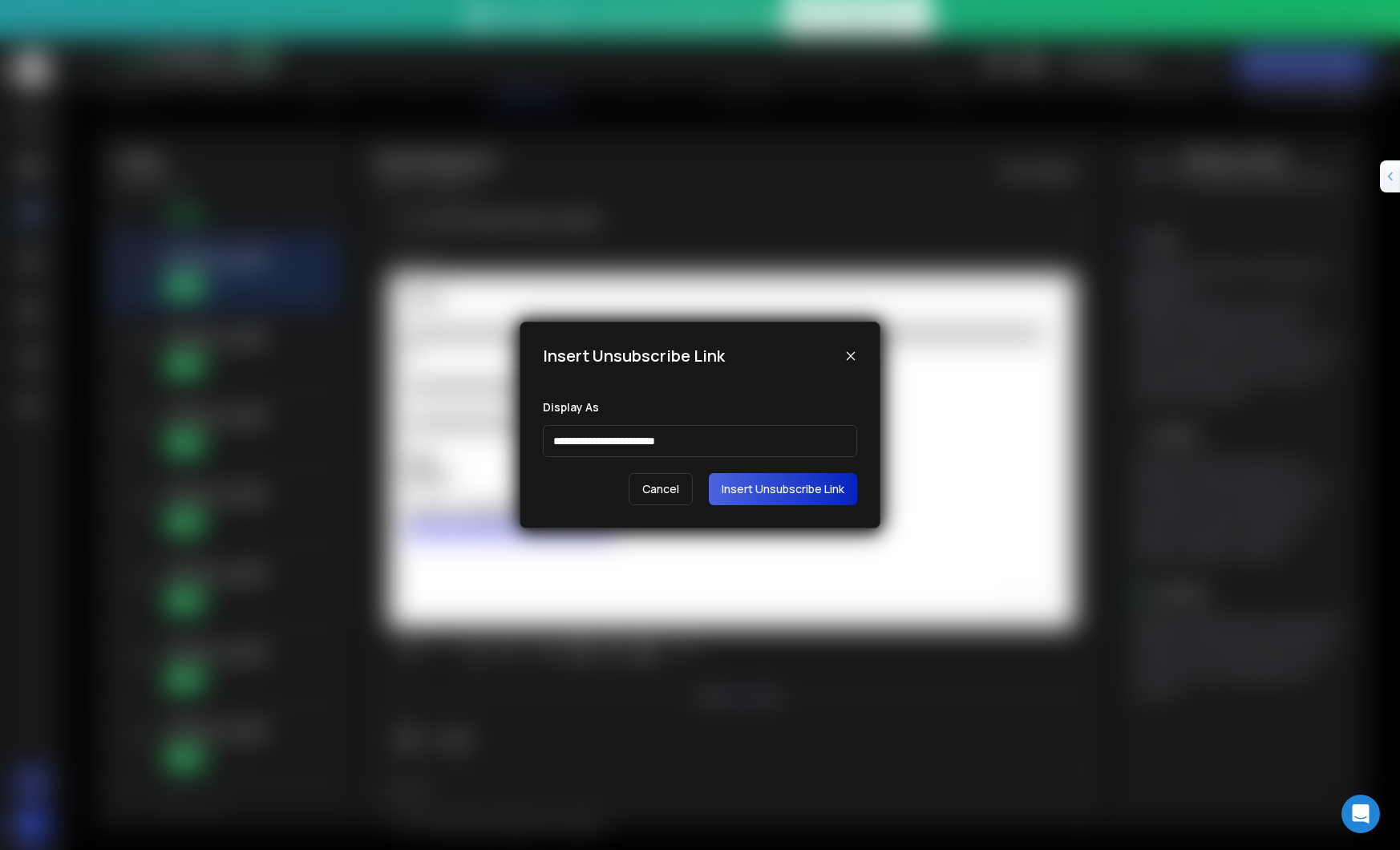
click at [793, 463] on div "**********" at bounding box center [700, 453] width 314 height 106
click at [780, 494] on button "Insert Unsubscribe Link" at bounding box center [783, 490] width 148 height 32
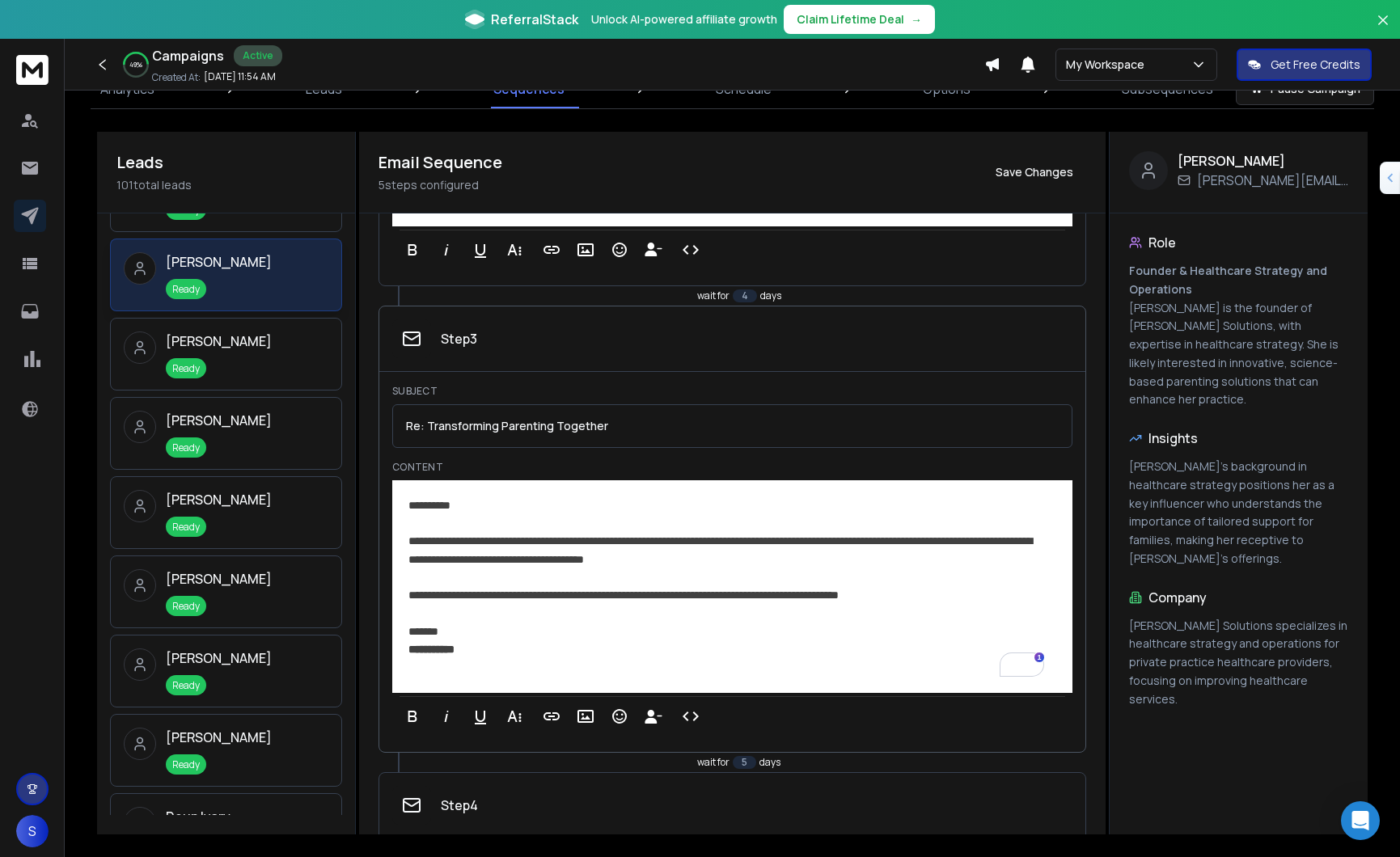
scroll to position [1253, 0]
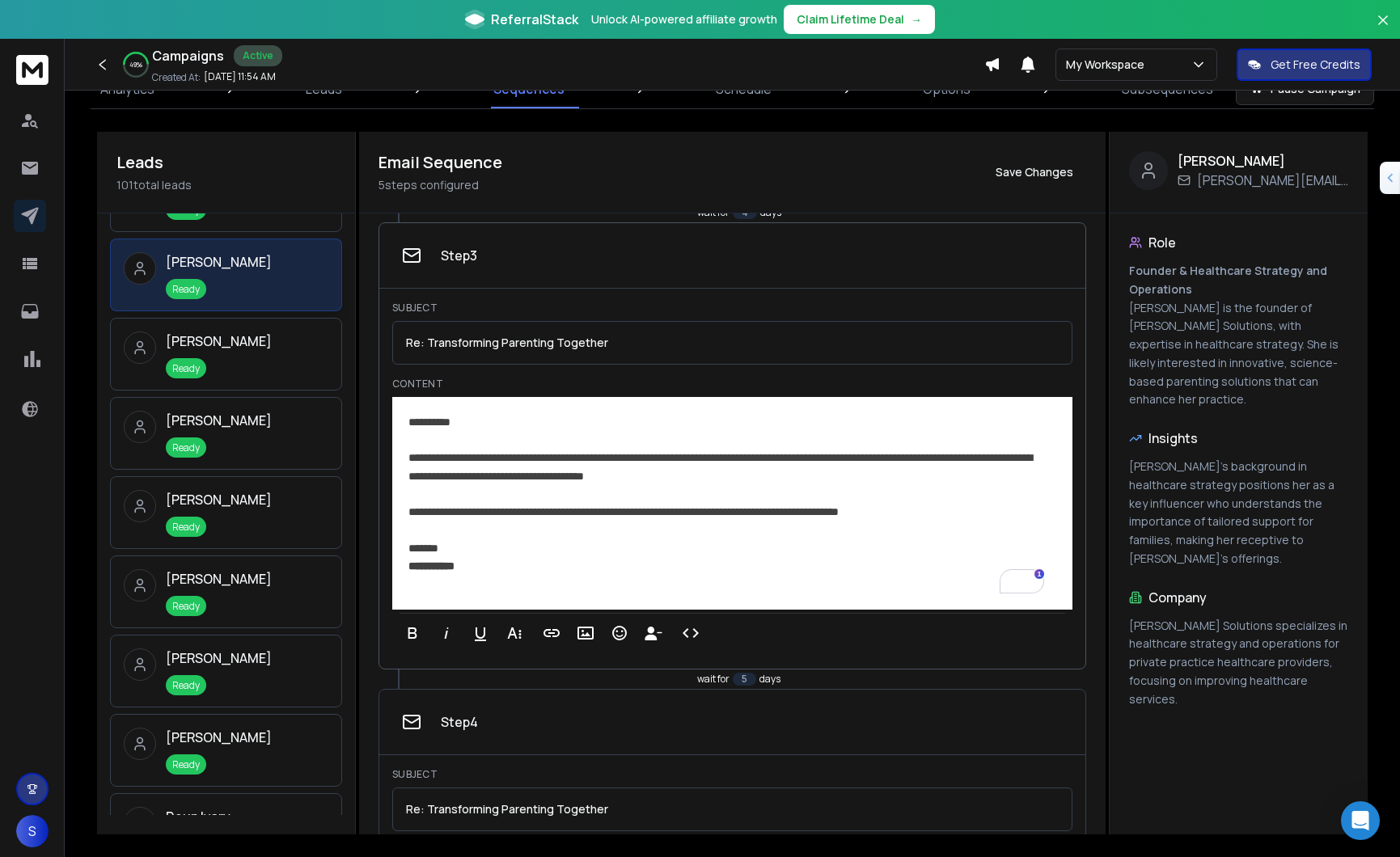
click at [482, 591] on div "To enrich screen reader interactions, please activate Accessibility in Grammarl…" at bounding box center [732, 585] width 648 height 18
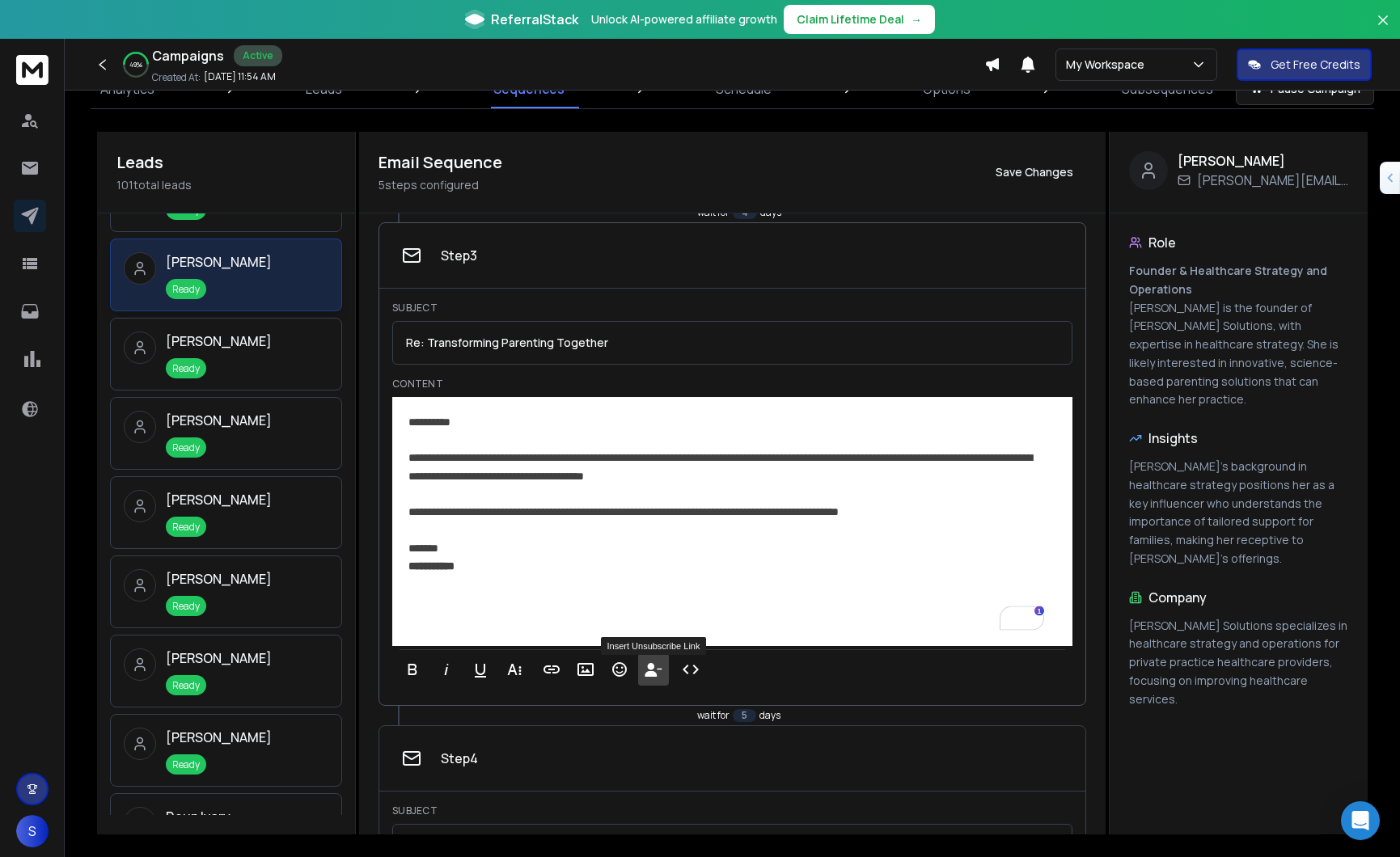
click at [655, 660] on button "Insert Unsubscribe Link" at bounding box center [654, 670] width 31 height 32
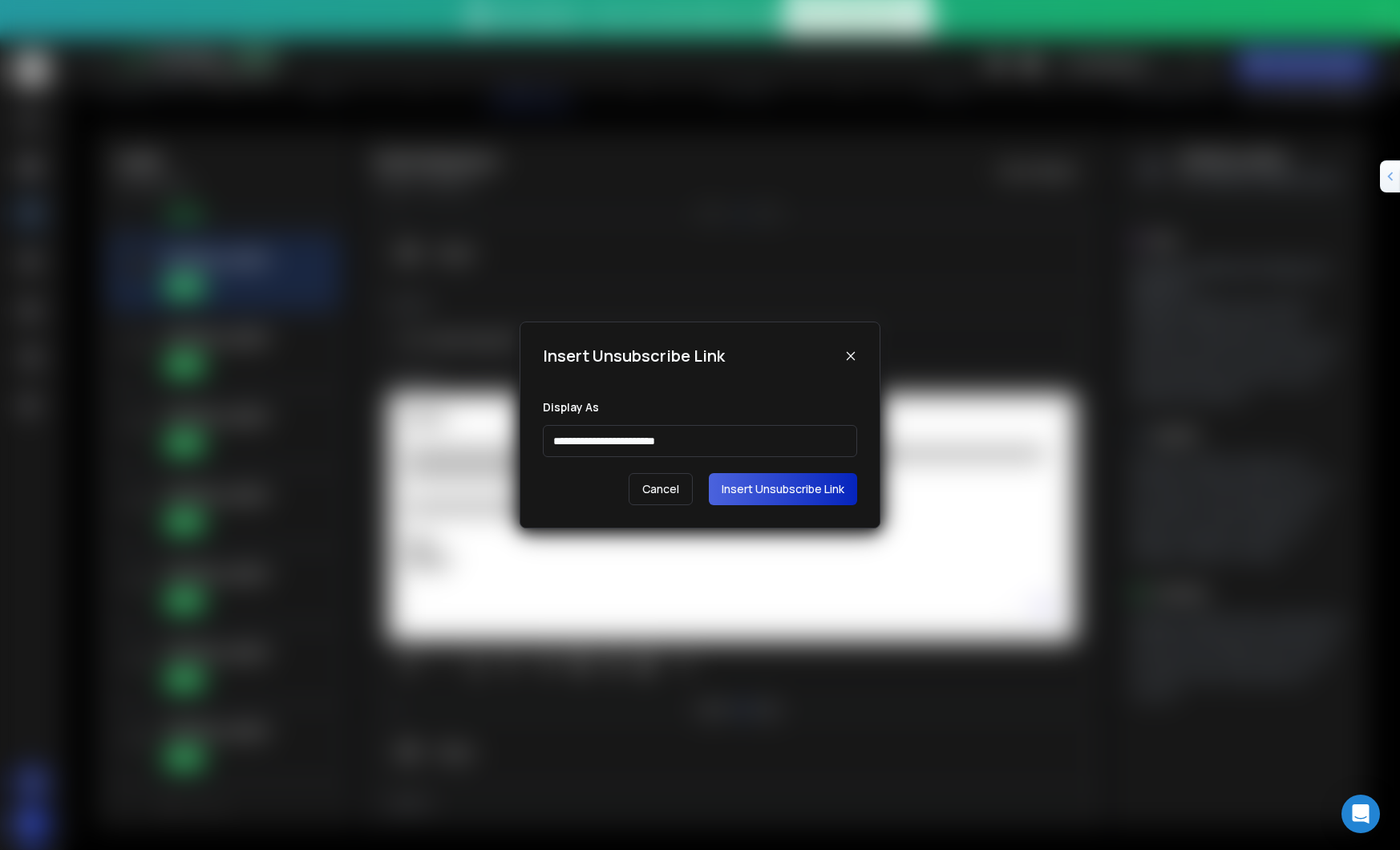
click at [765, 500] on button "Insert Unsubscribe Link" at bounding box center [783, 490] width 148 height 32
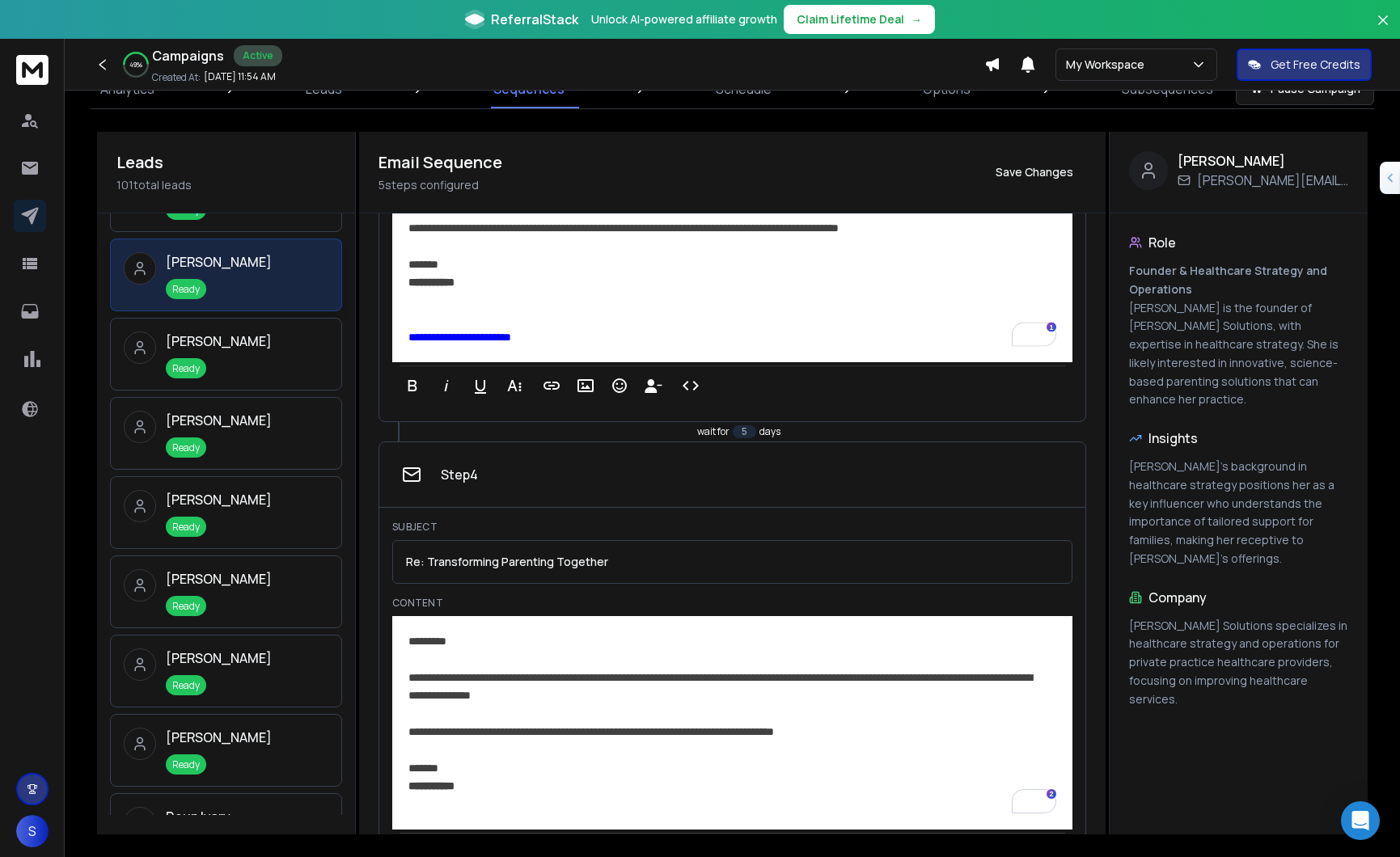
scroll to position [1726, 0]
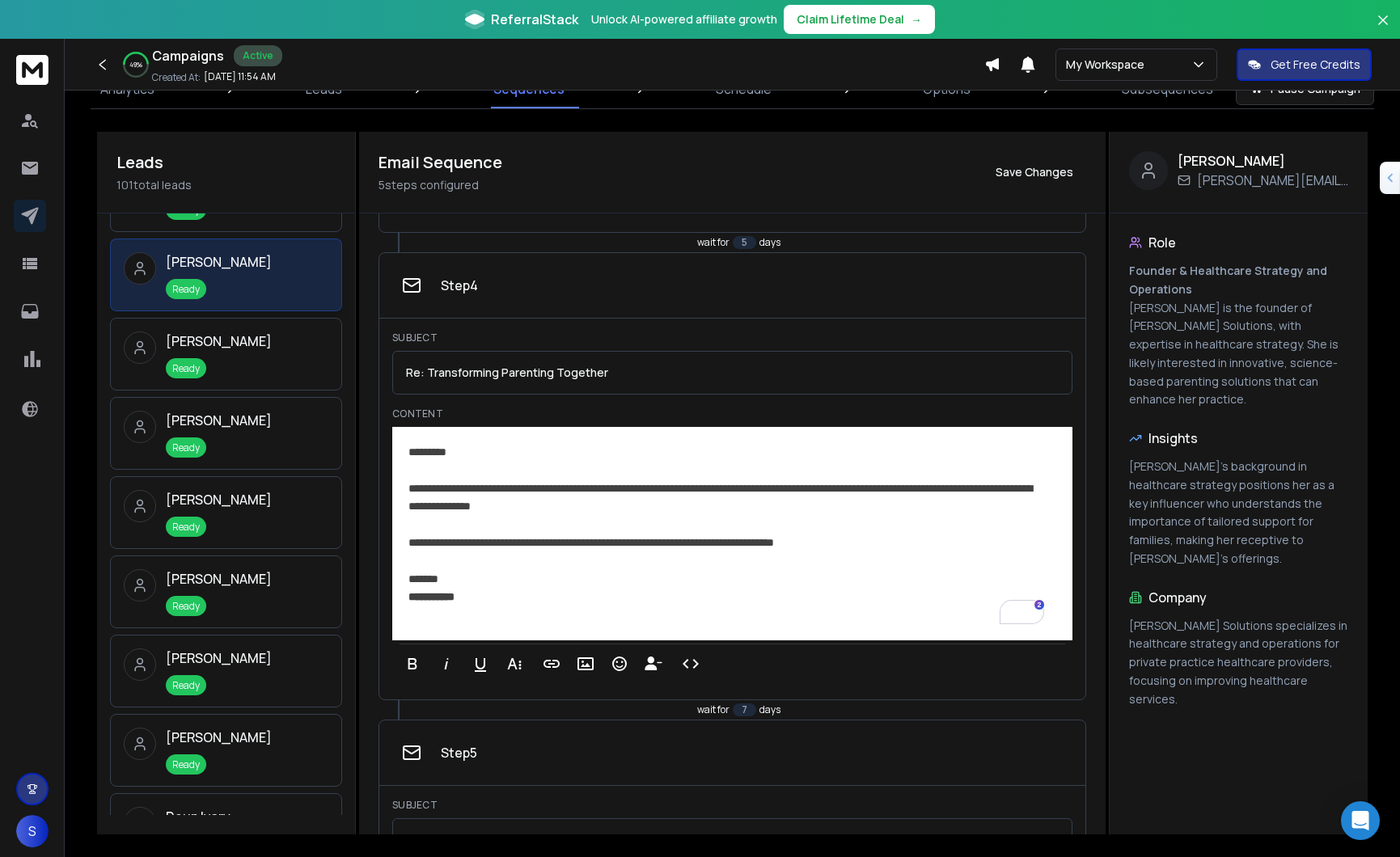
click at [470, 622] on div "To enrich screen reader interactions, please activate Accessibility in Grammarl…" at bounding box center [732, 615] width 648 height 18
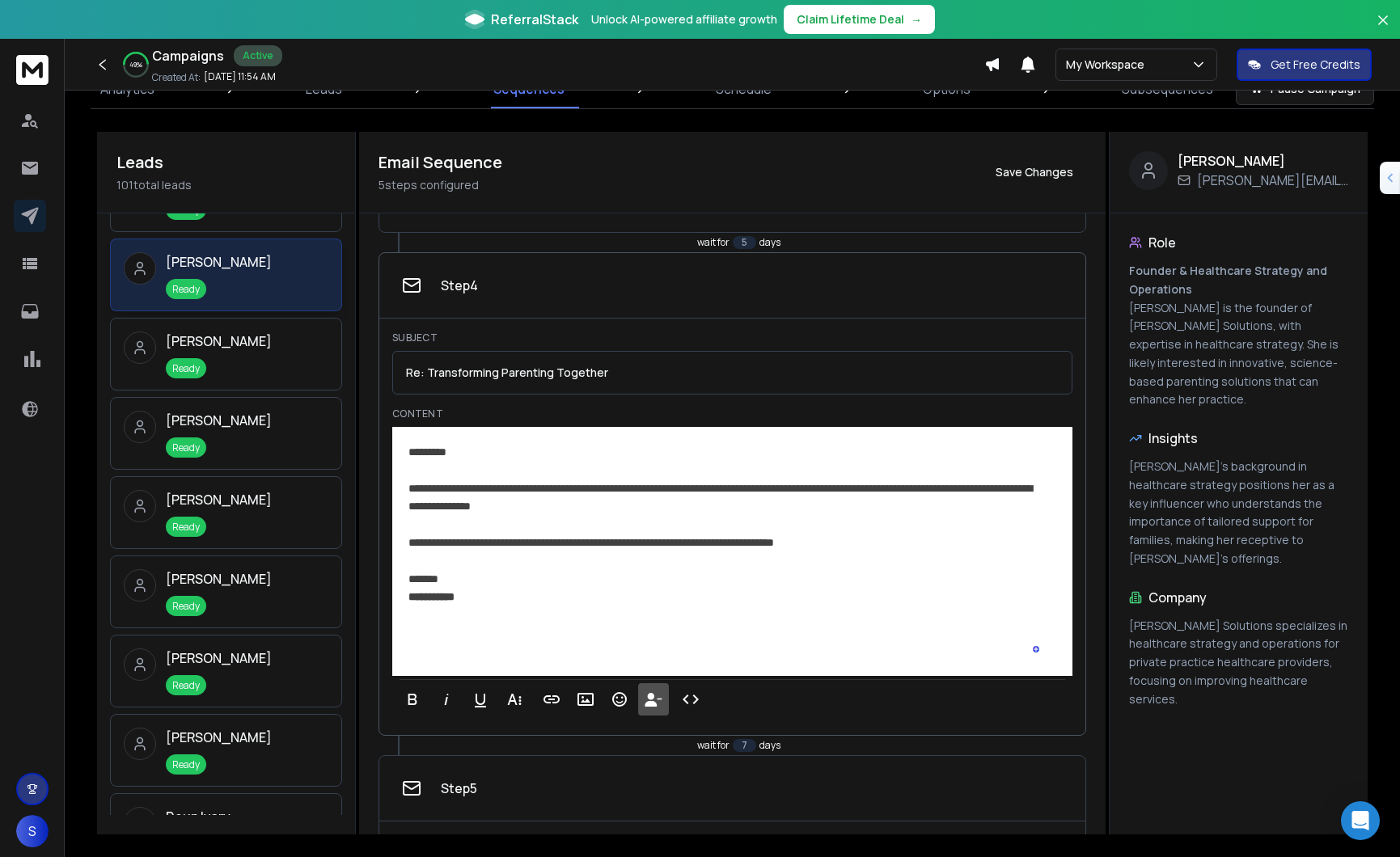
click at [648, 700] on icon "button" at bounding box center [654, 700] width 19 height 14
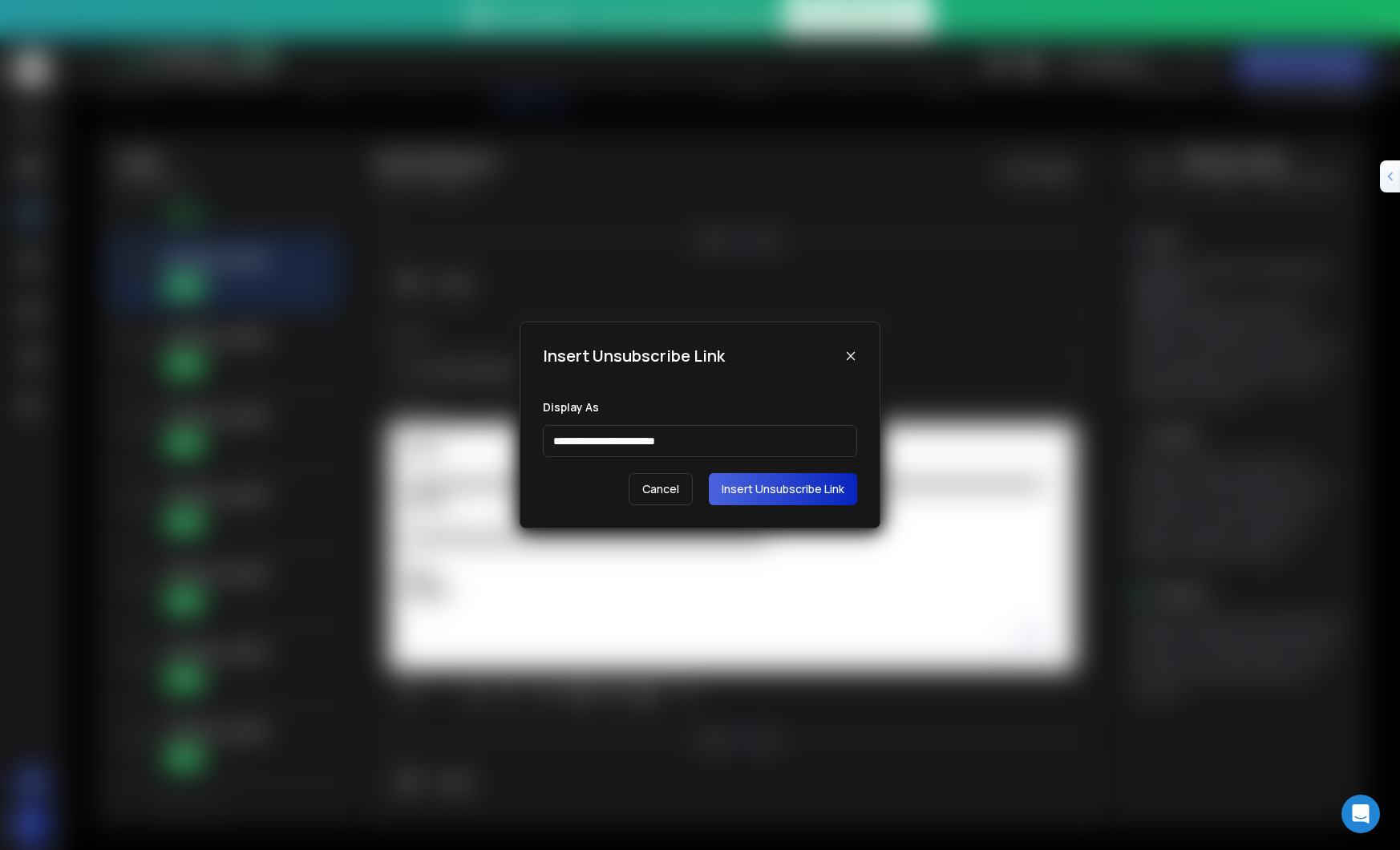
click at [767, 496] on button "Insert Unsubscribe Link" at bounding box center [783, 490] width 148 height 32
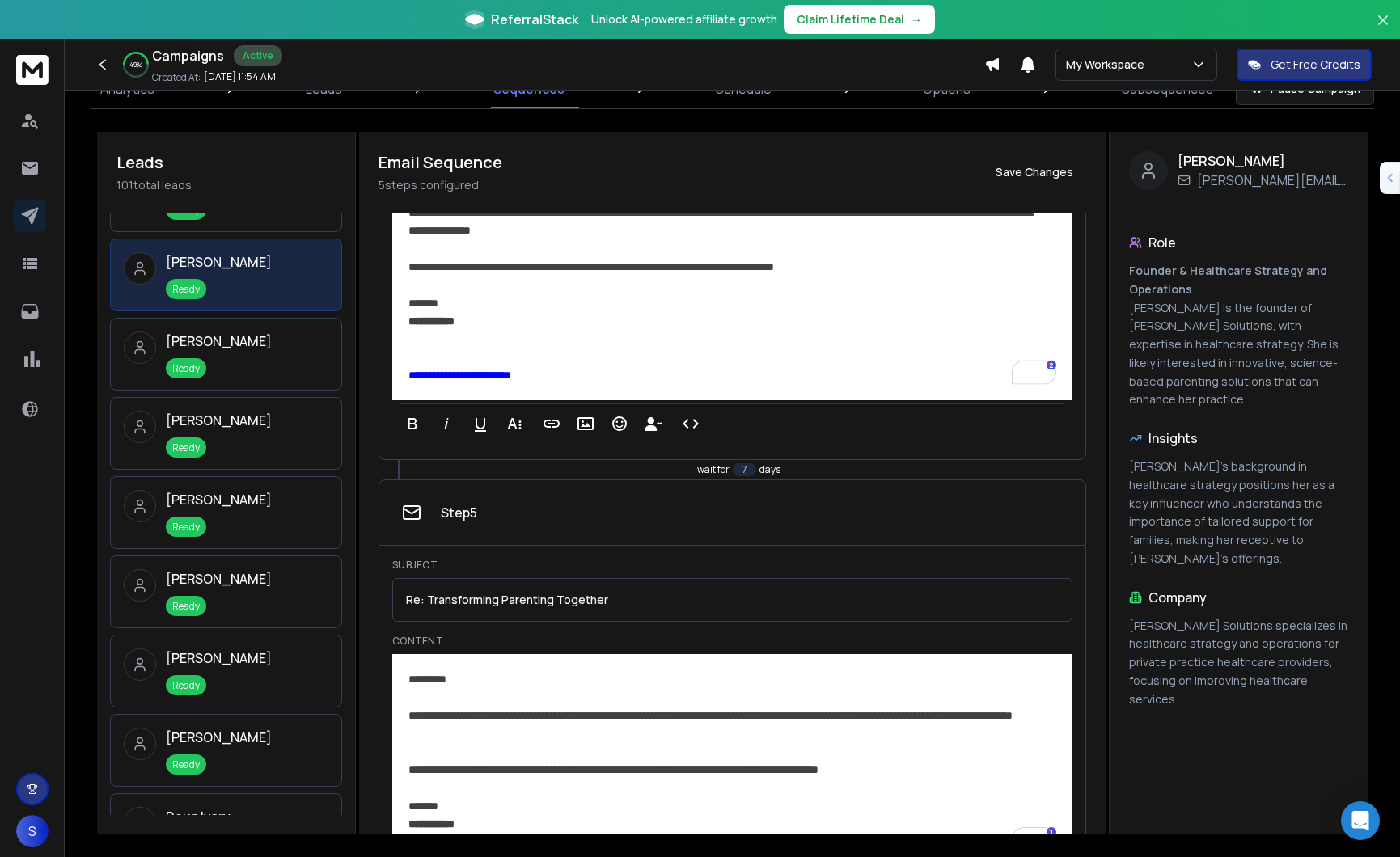
scroll to position [2116, 0]
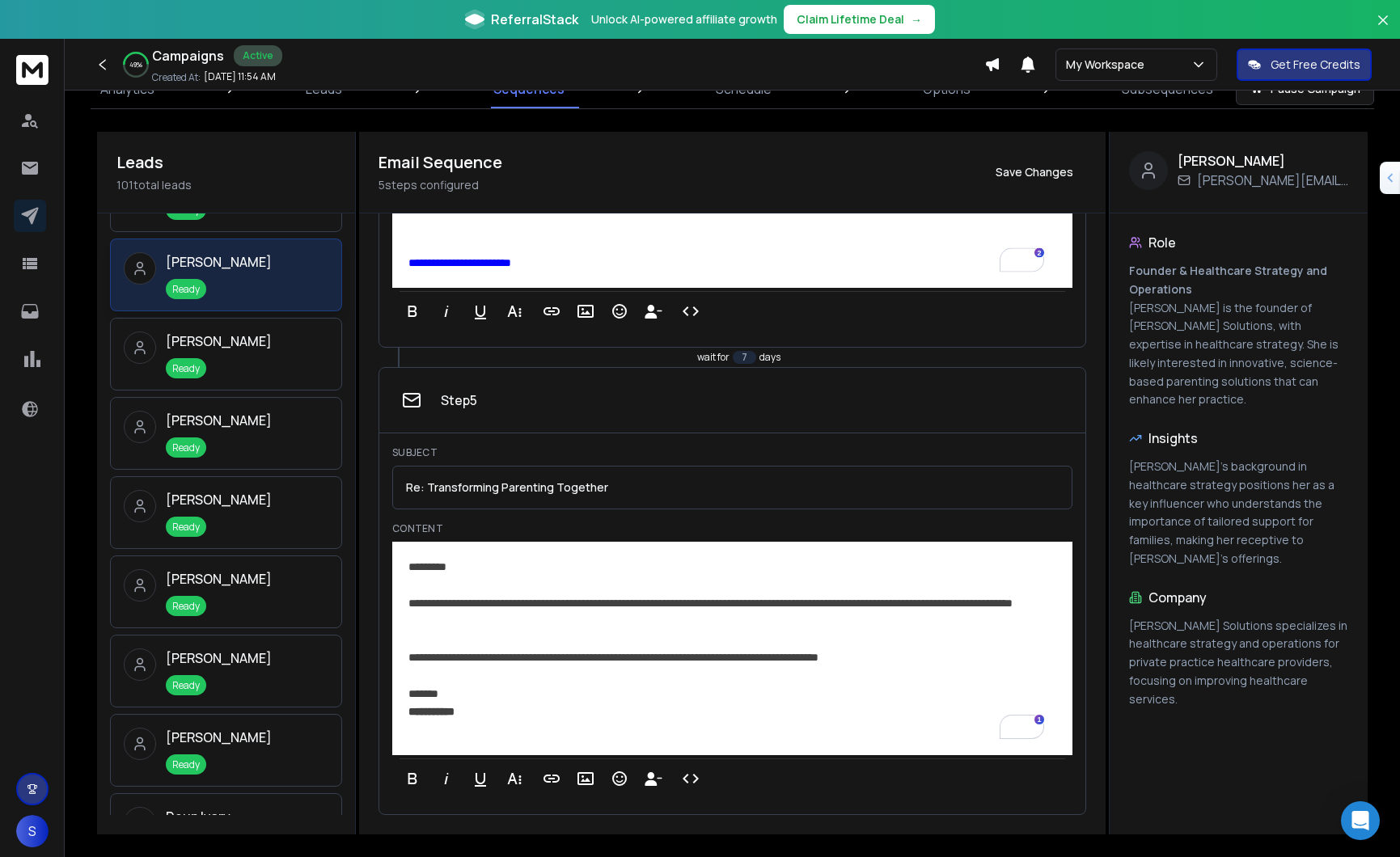
click at [504, 736] on div "To enrich screen reader interactions, please activate Accessibility in Grammarl…" at bounding box center [732, 731] width 648 height 18
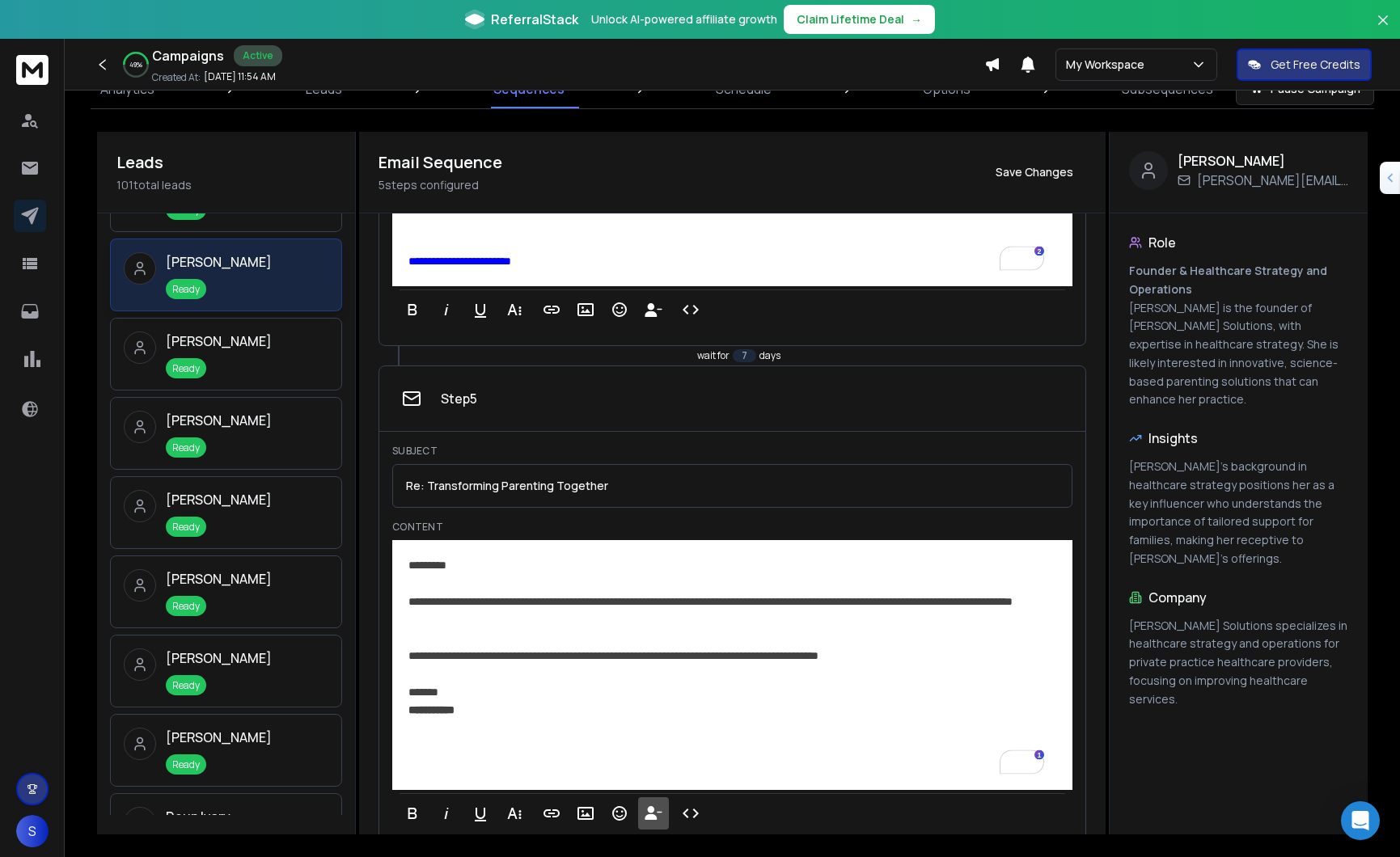
click at [647, 816] on icon "button" at bounding box center [654, 813] width 19 height 14
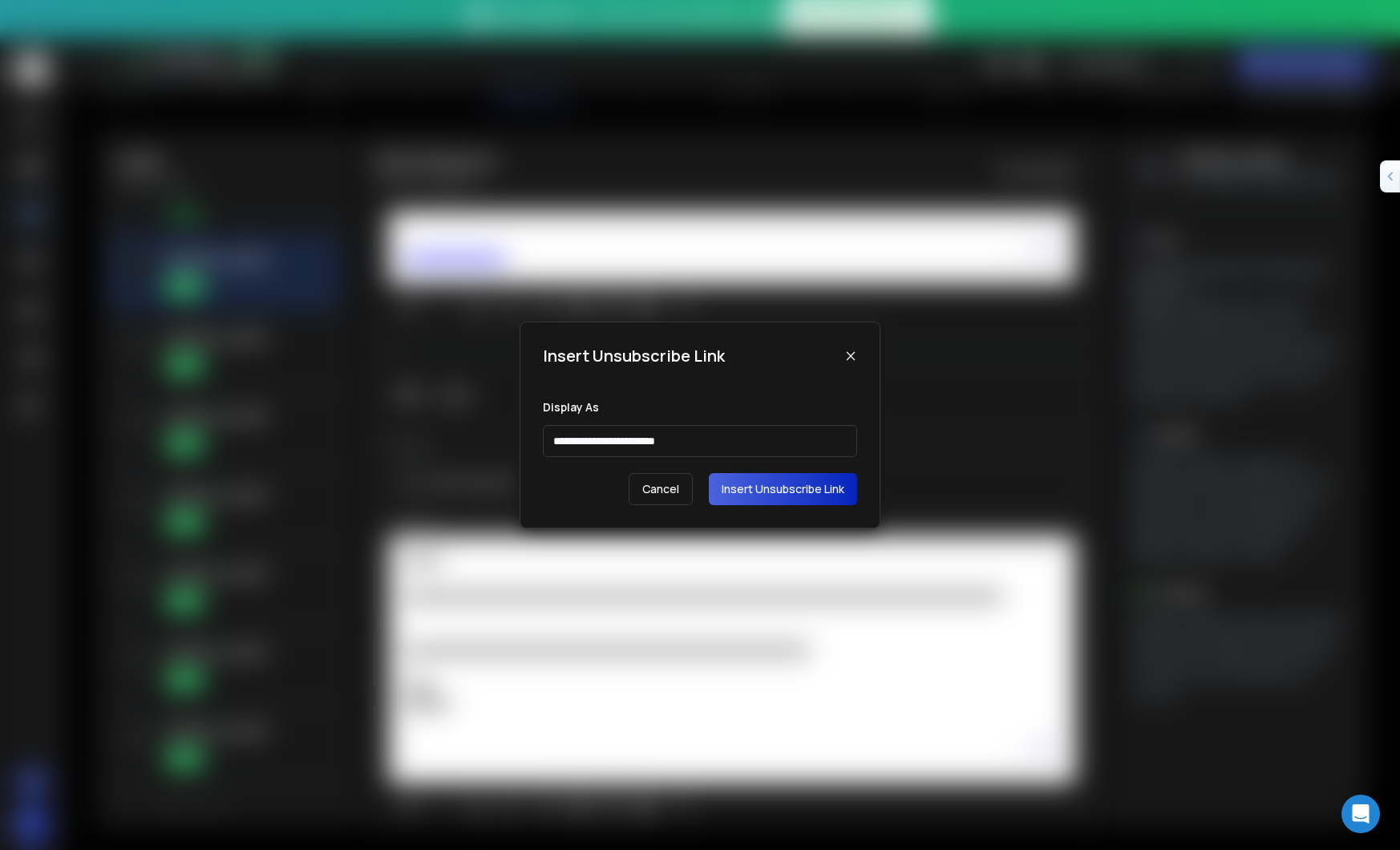
click at [782, 494] on button "Insert Unsubscribe Link" at bounding box center [783, 490] width 148 height 32
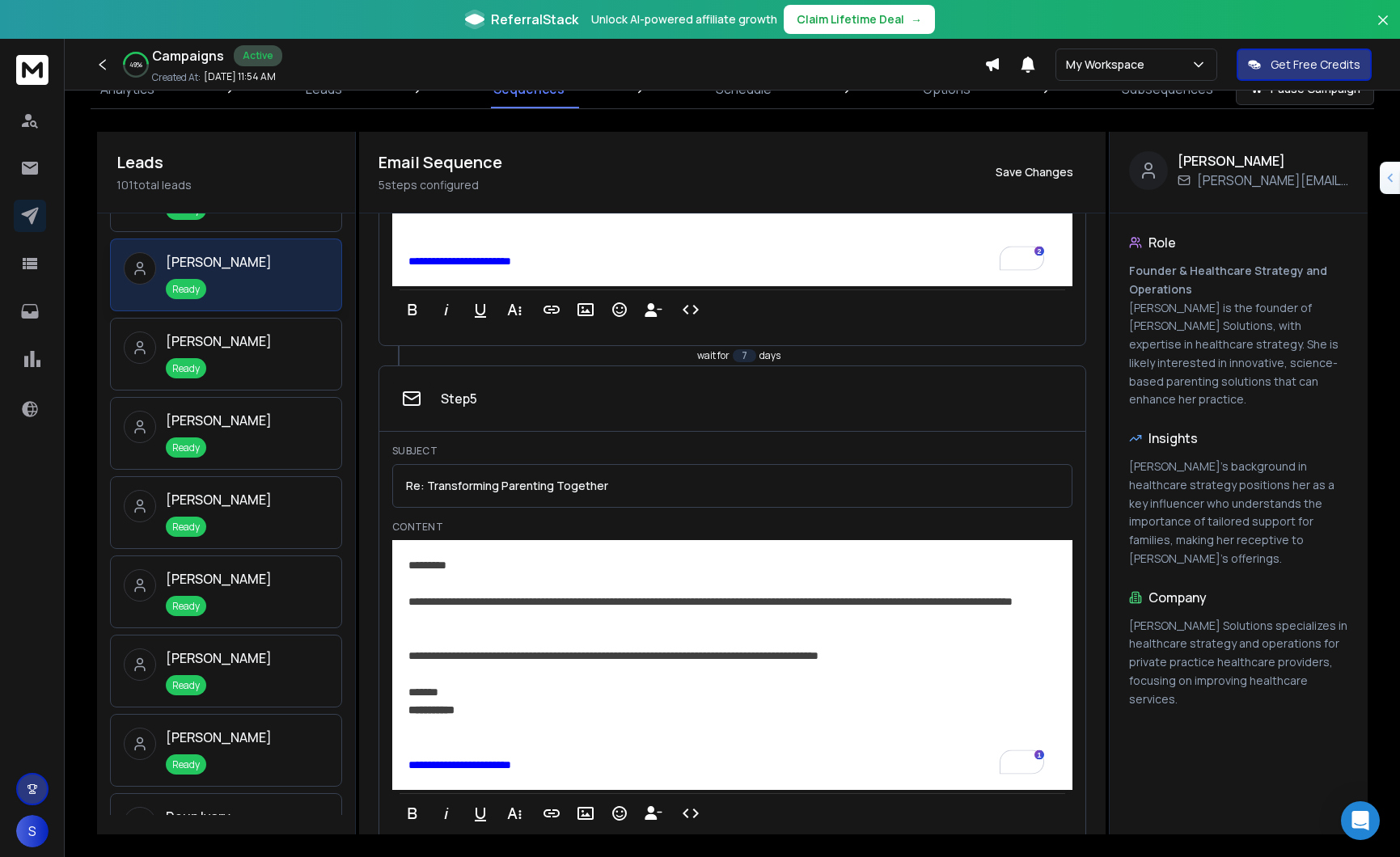
click at [1055, 167] on button "Save Changes" at bounding box center [1034, 172] width 104 height 32
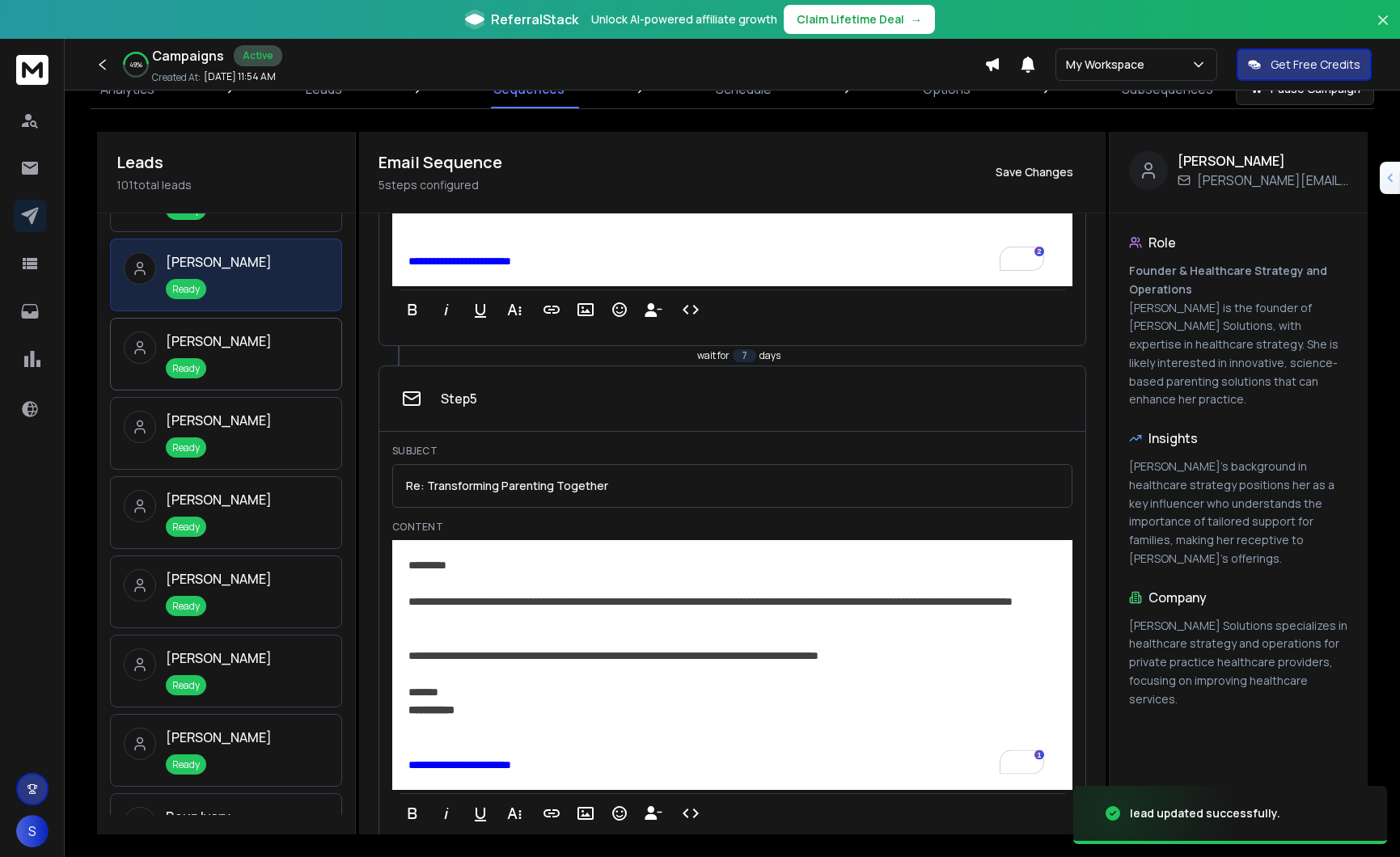
click at [274, 342] on div "[PERSON_NAME]" at bounding box center [247, 342] width 163 height 19
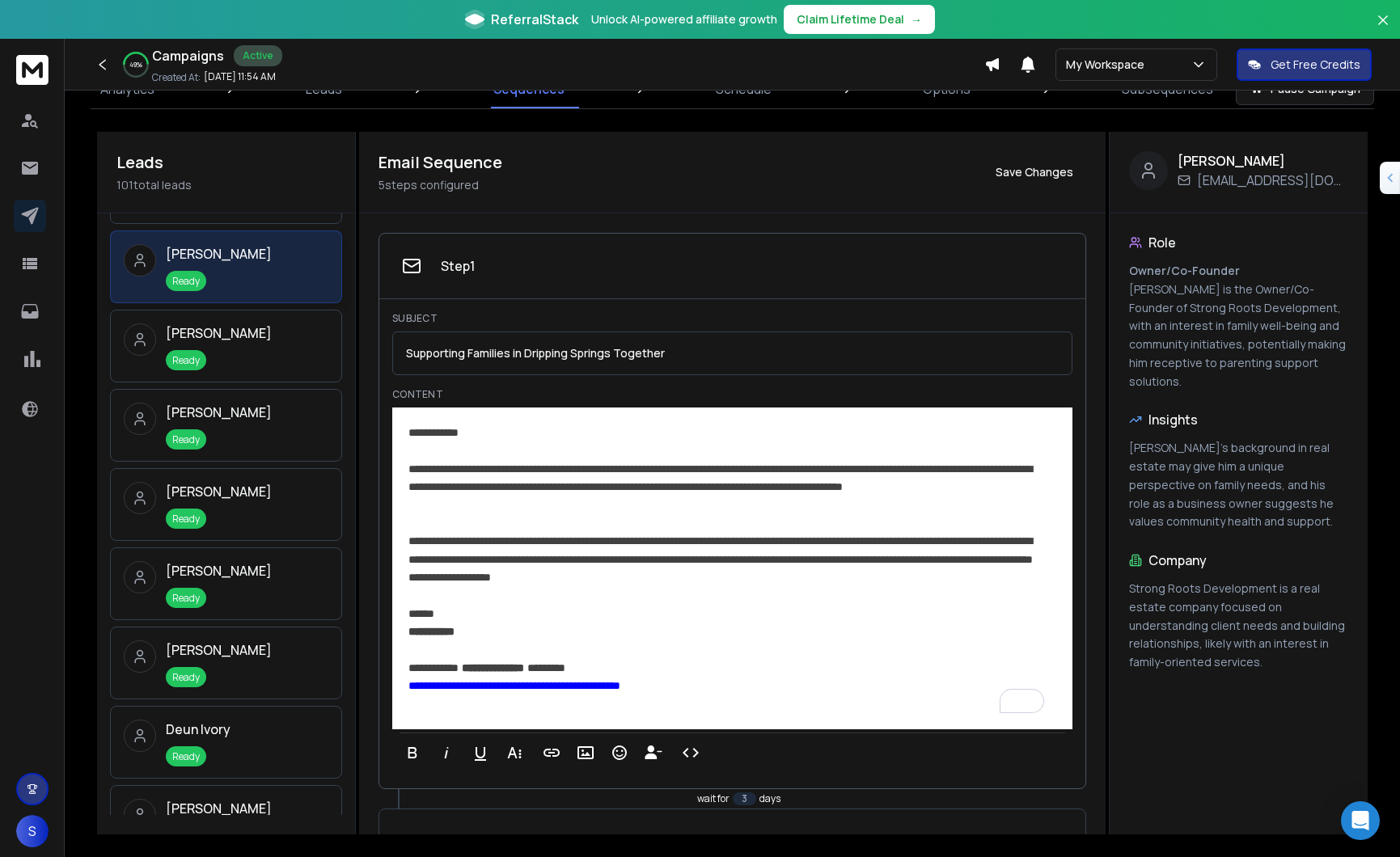
scroll to position [193, 0]
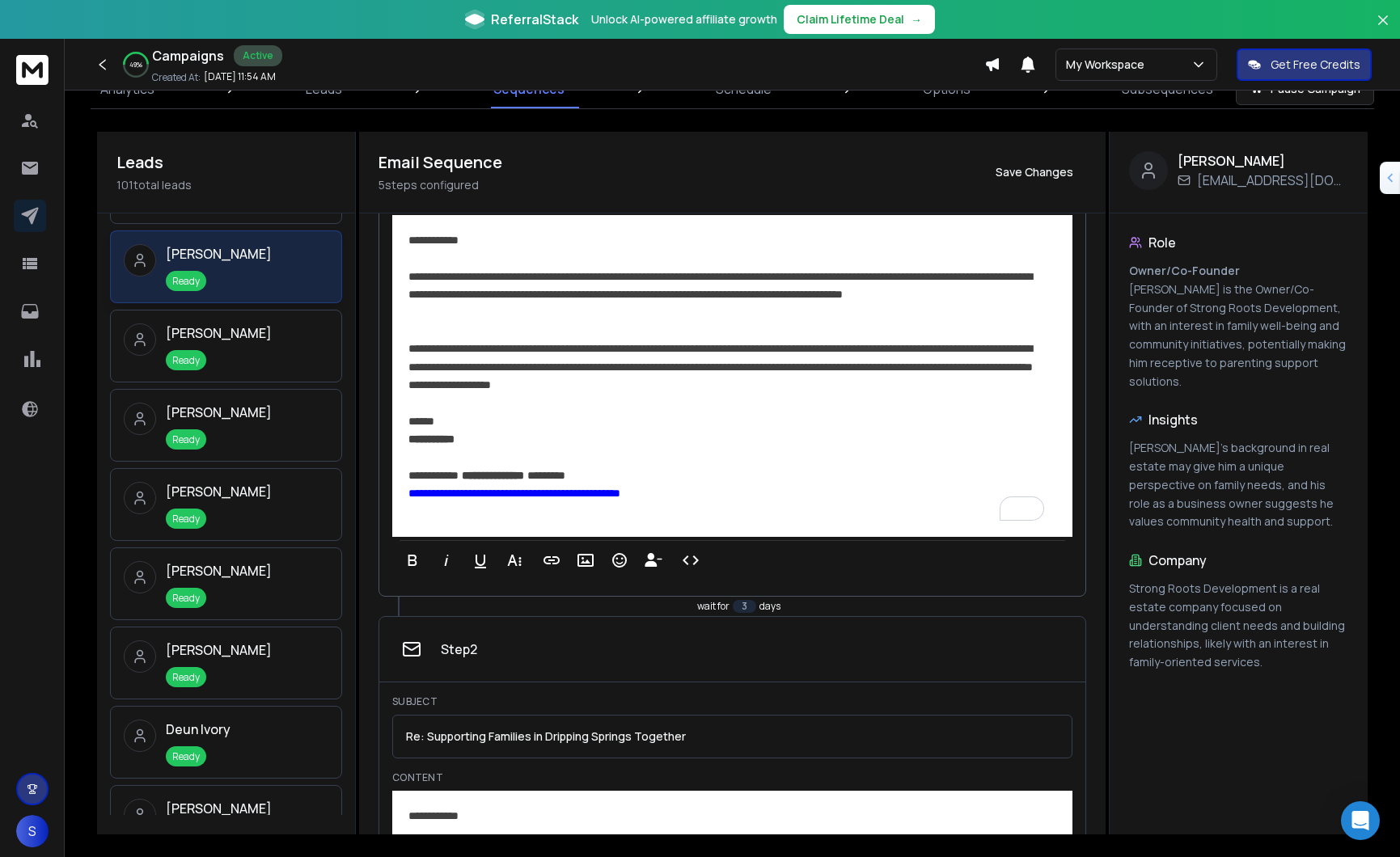
click at [533, 513] on div "To enrich screen reader interactions, please activate Accessibility in Grammarl…" at bounding box center [732, 511] width 648 height 18
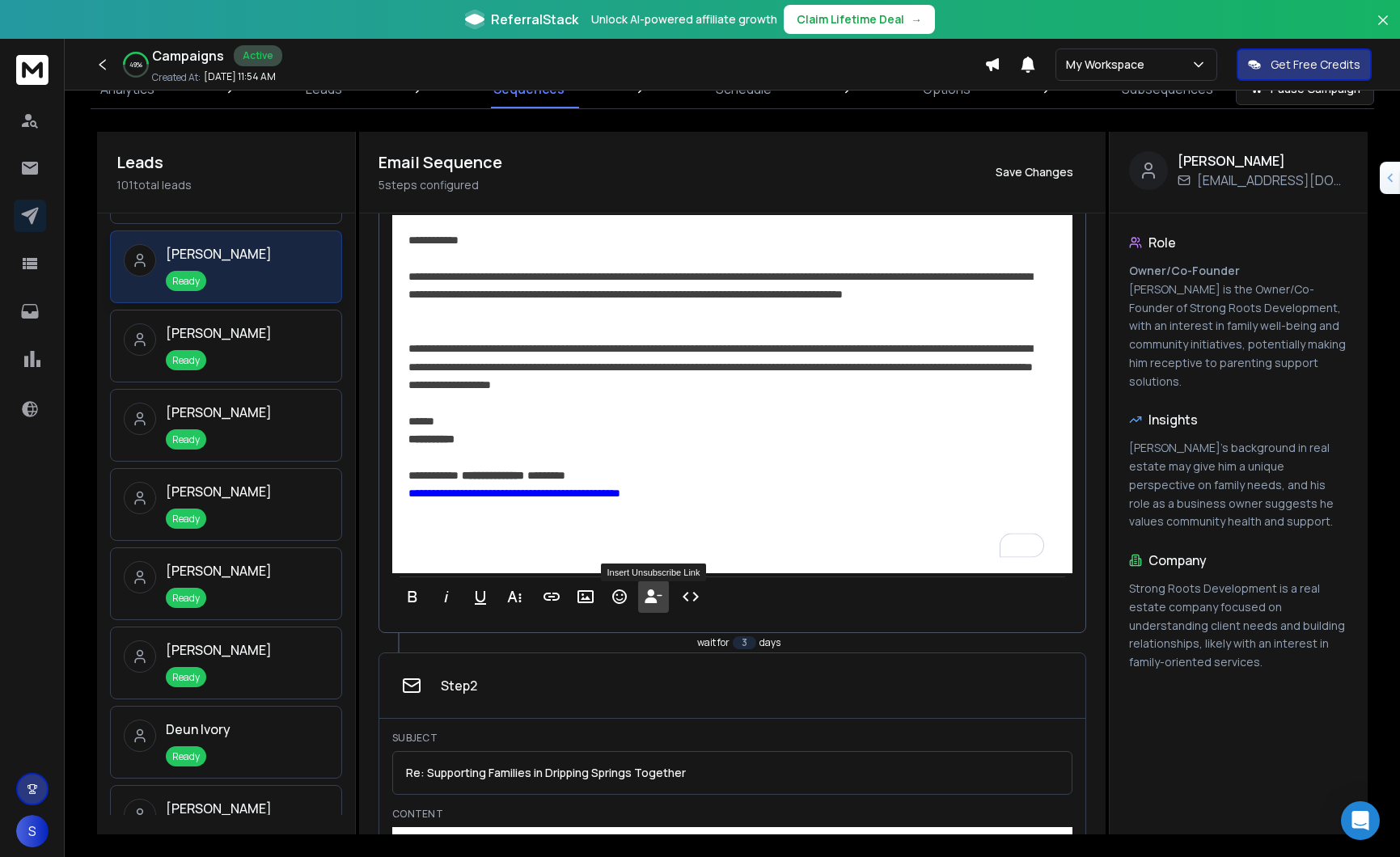
click at [649, 593] on icon "button" at bounding box center [653, 596] width 17 height 14
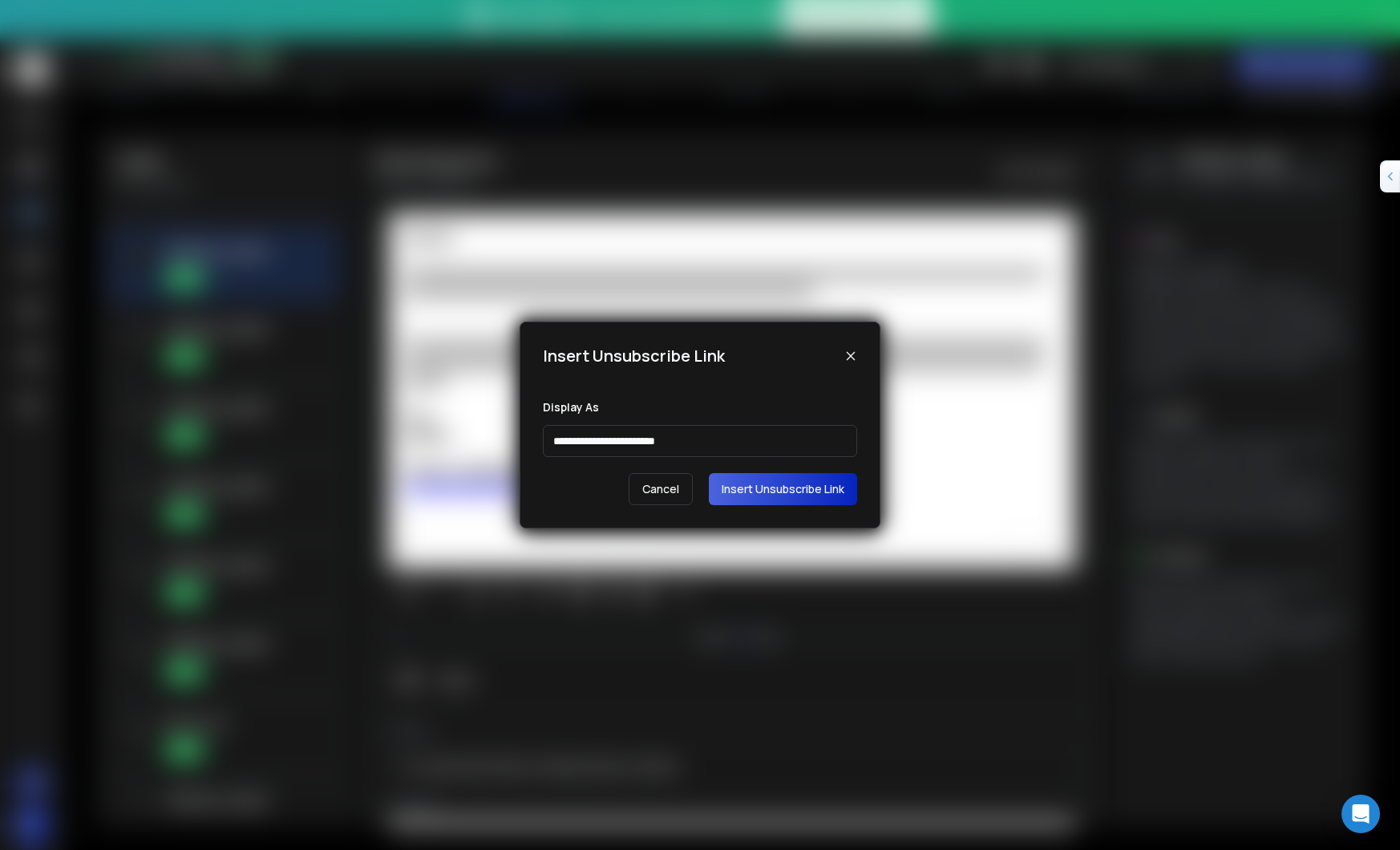
click at [780, 491] on button "Insert Unsubscribe Link" at bounding box center [783, 490] width 148 height 32
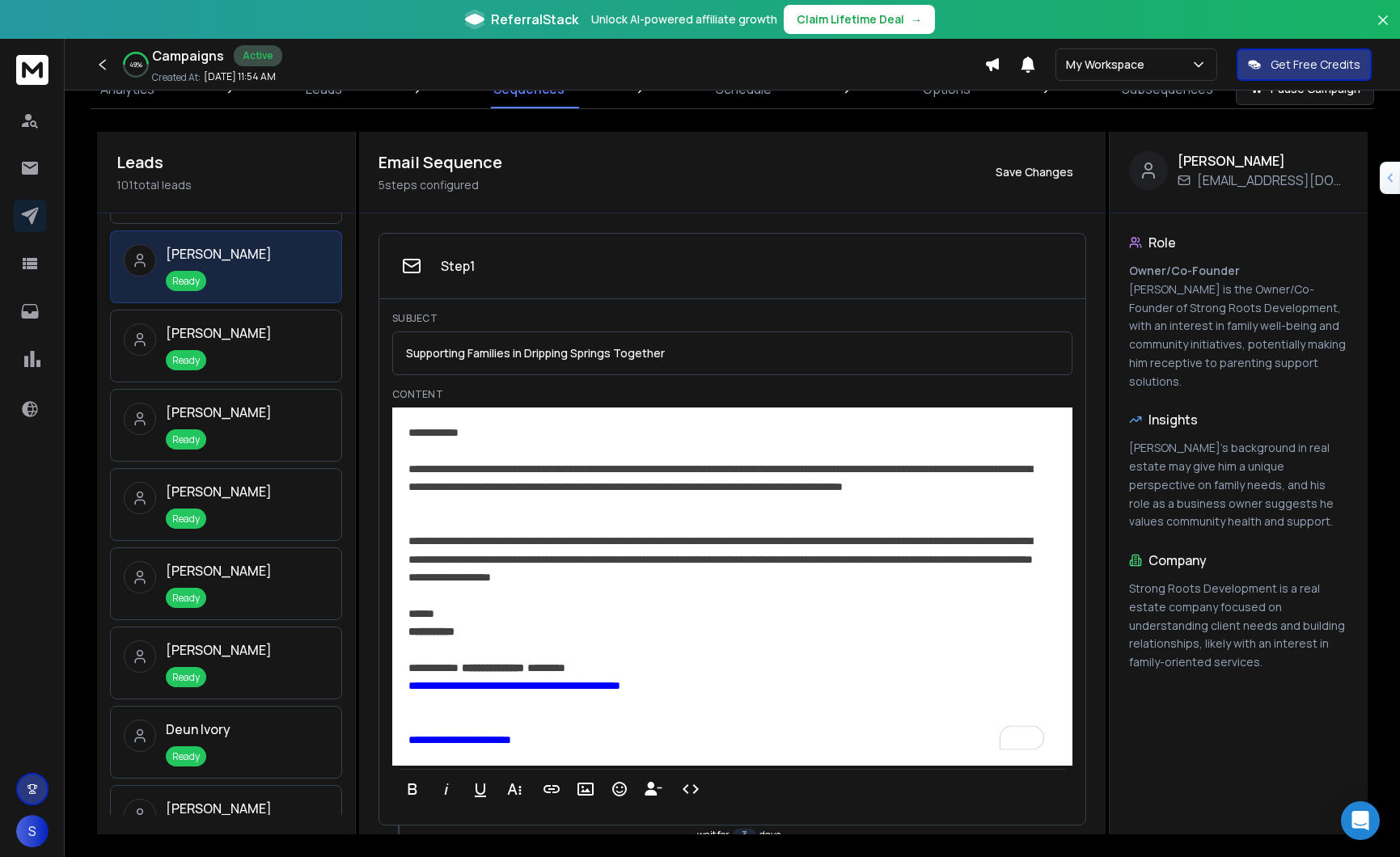
scroll to position [167, 0]
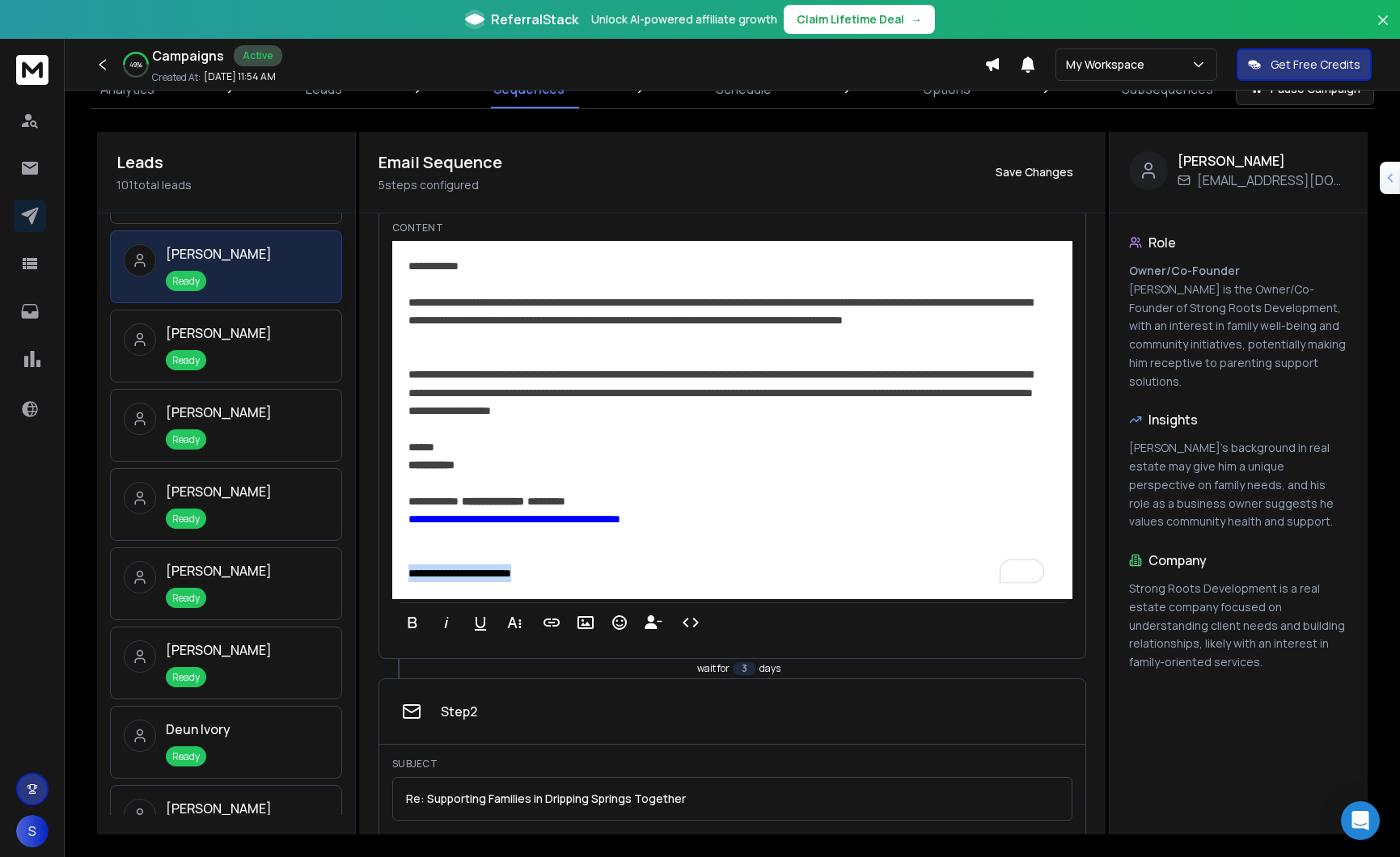
drag, startPoint x: 580, startPoint y: 591, endPoint x: 392, endPoint y: 575, distance: 188.7
click at [392, 575] on div "**********" at bounding box center [732, 420] width 681 height 358
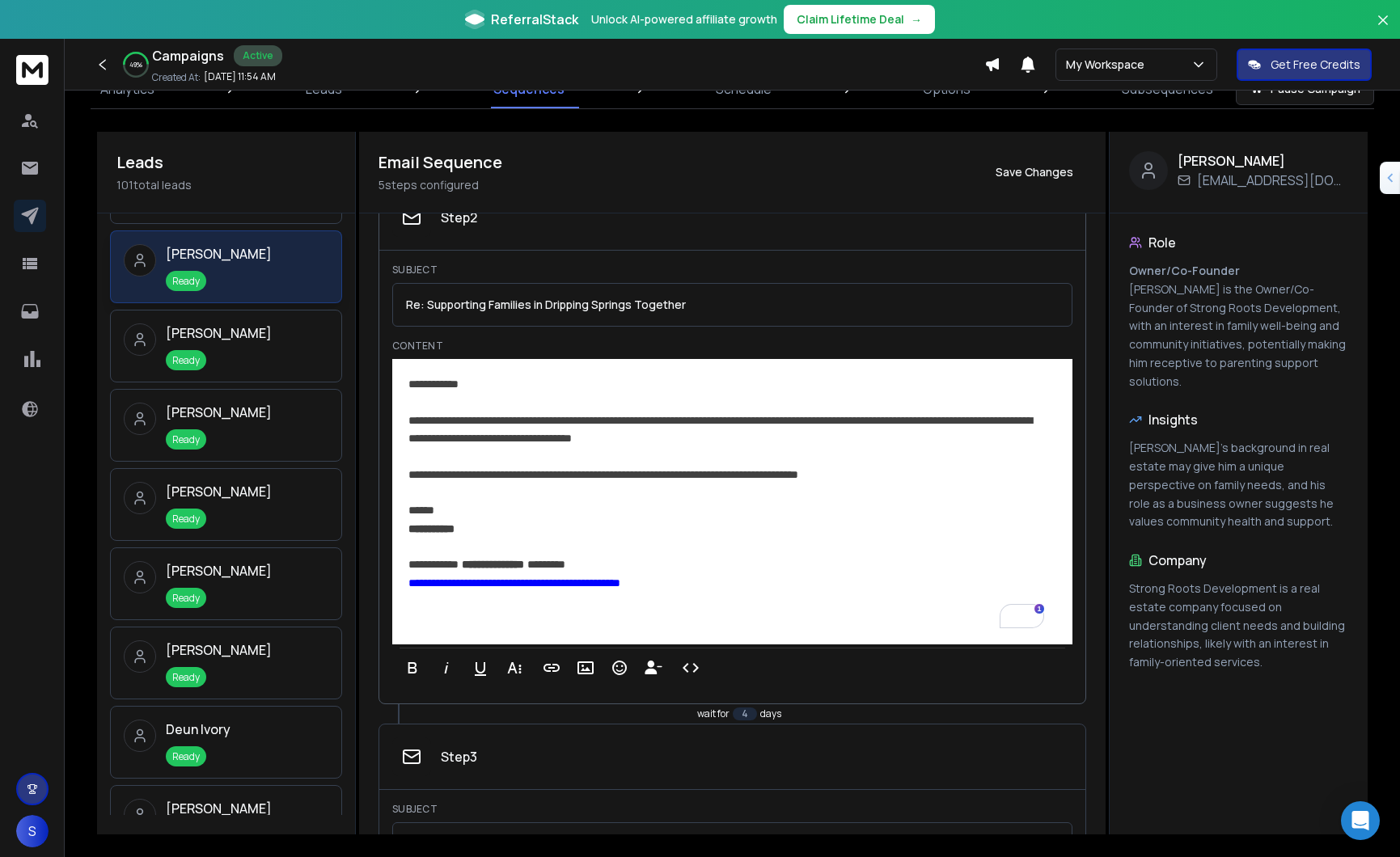
scroll to position [635, 0]
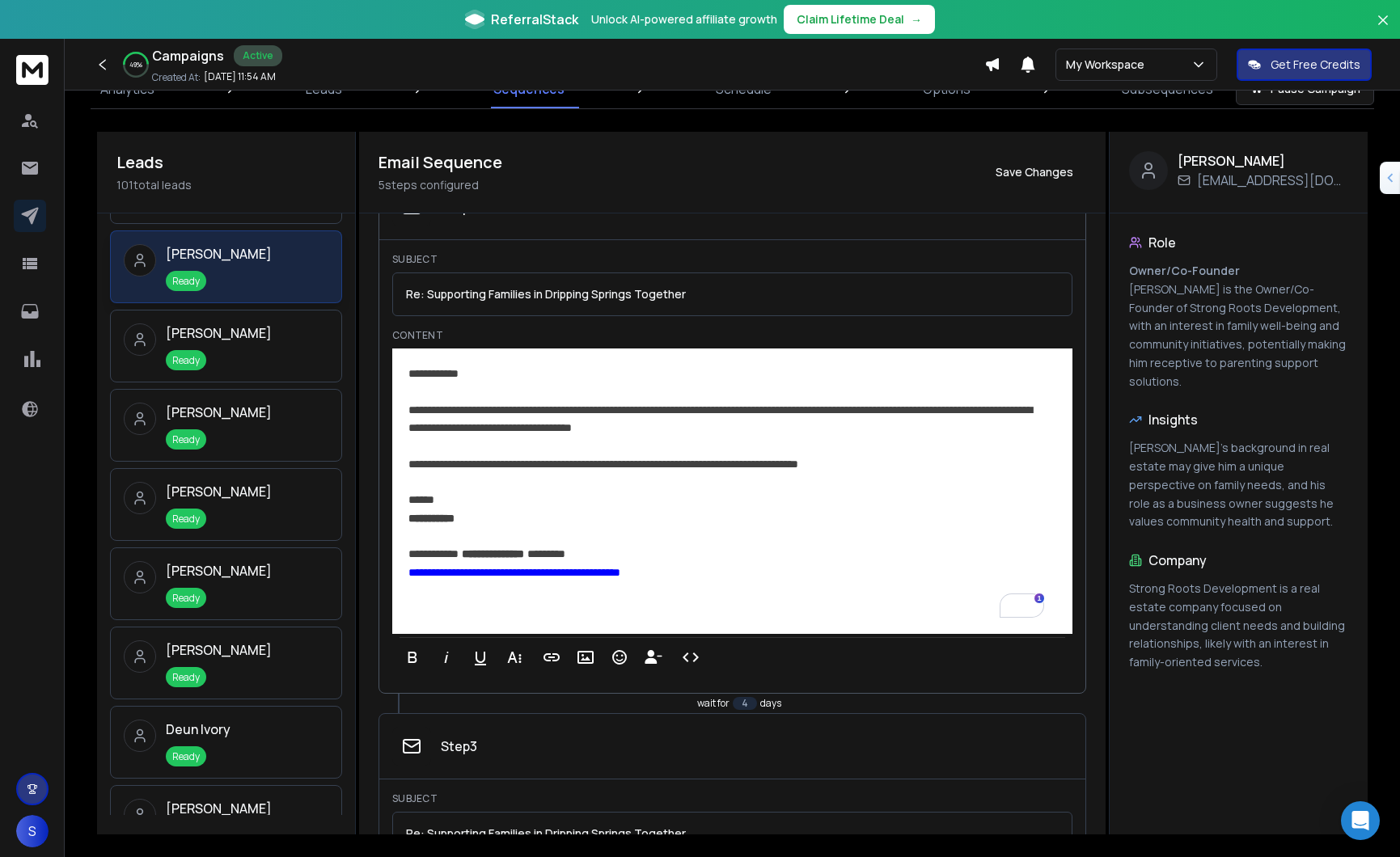
click at [450, 597] on div "To enrich screen reader interactions, please activate Accessibility in Grammarl…" at bounding box center [732, 591] width 648 height 18
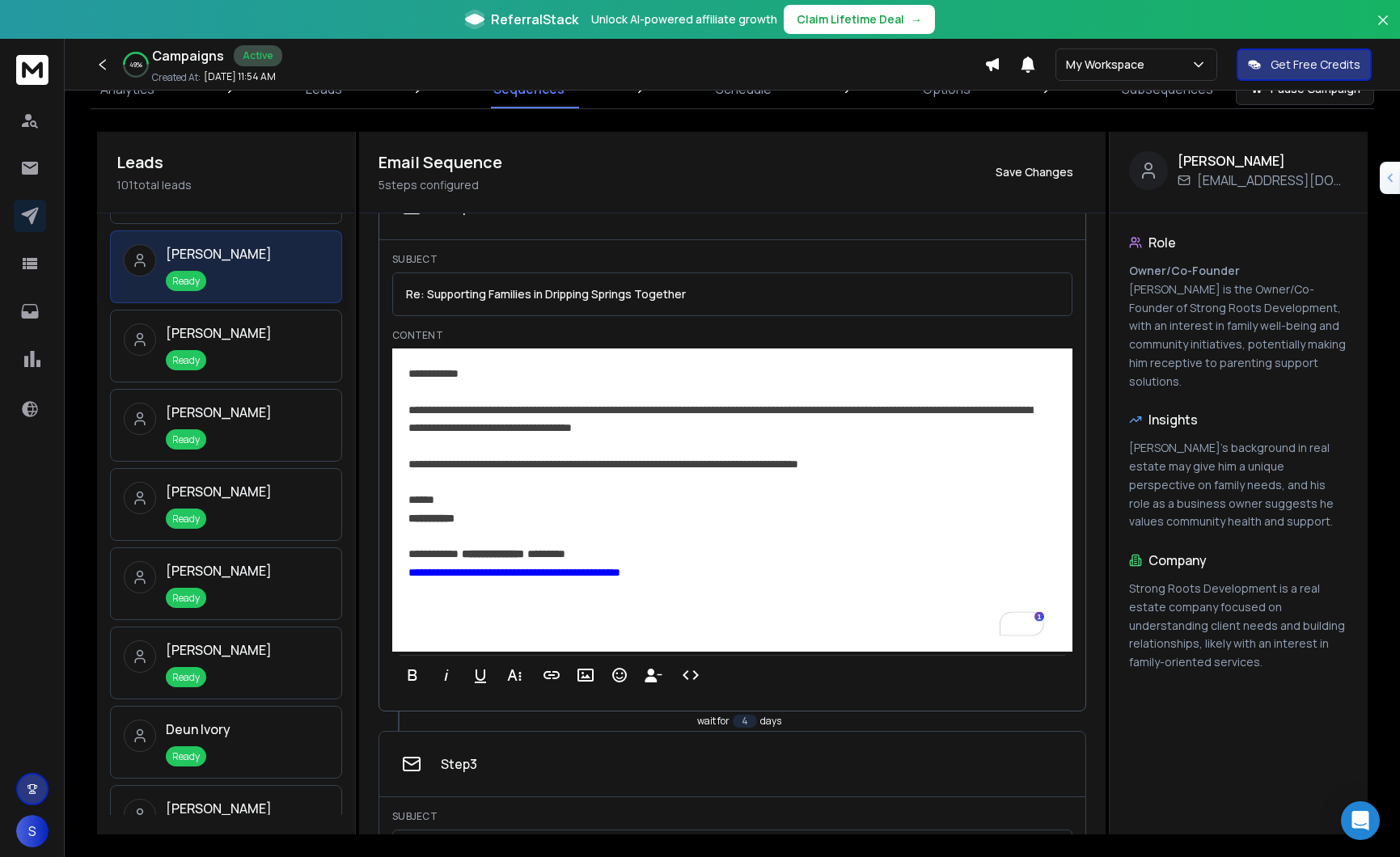
click at [417, 643] on div "**********" at bounding box center [732, 500] width 681 height 303
click at [656, 679] on icon "button" at bounding box center [654, 676] width 19 height 14
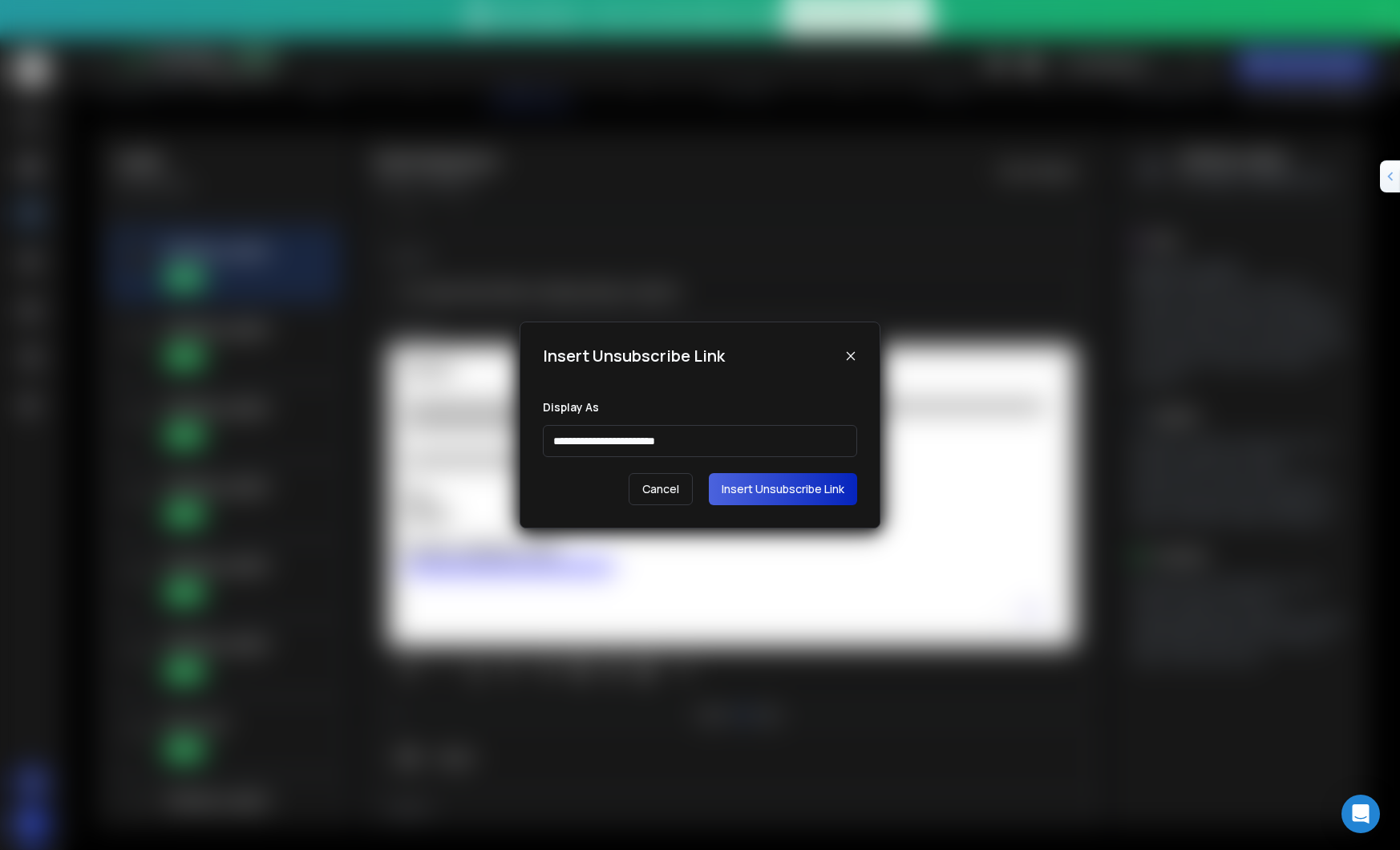
click at [770, 502] on button "Insert Unsubscribe Link" at bounding box center [783, 490] width 148 height 32
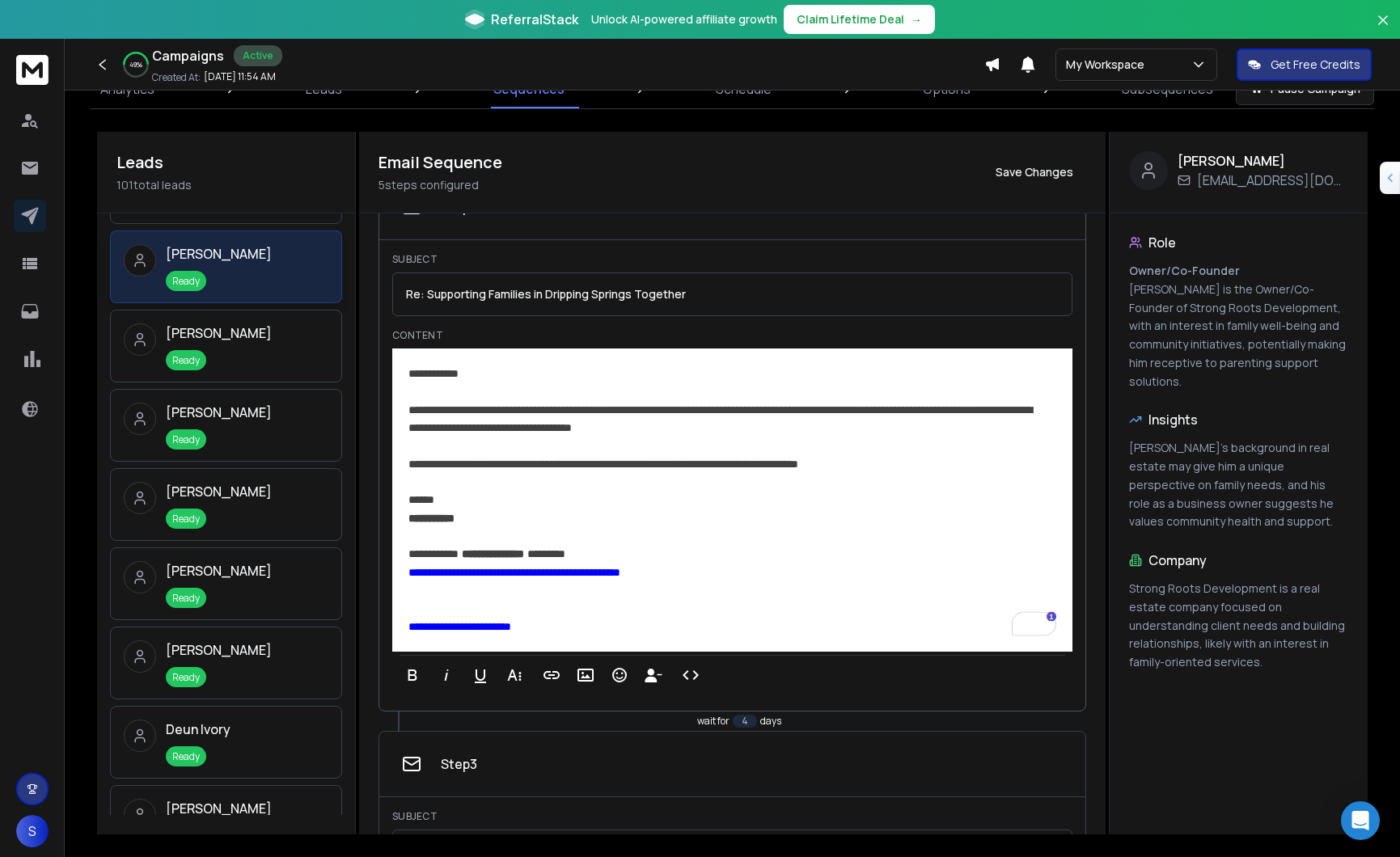
scroll to position [740, 0]
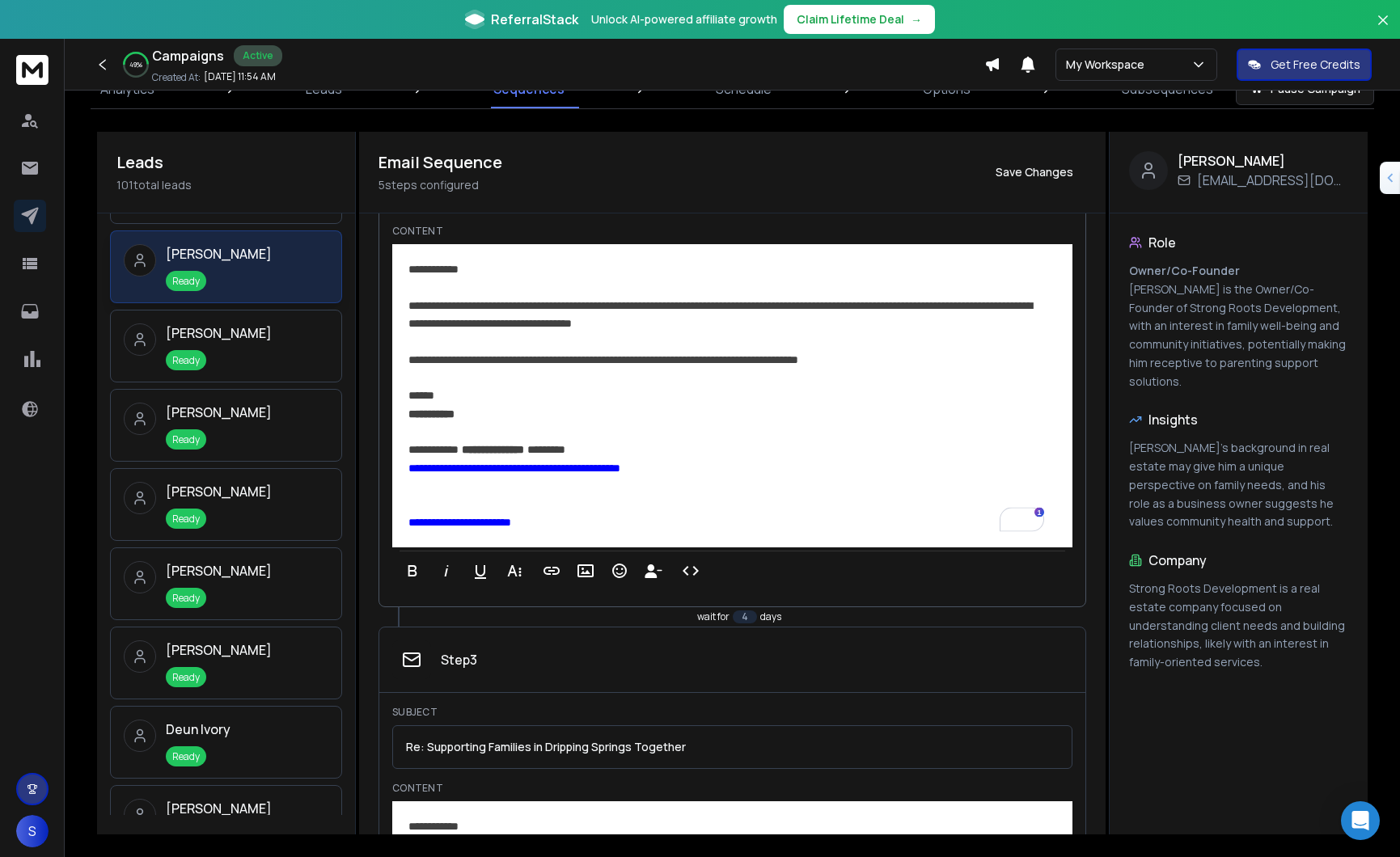
click at [501, 482] on div "To enrich screen reader interactions, please activate Accessibility in Grammarl…" at bounding box center [732, 486] width 648 height 18
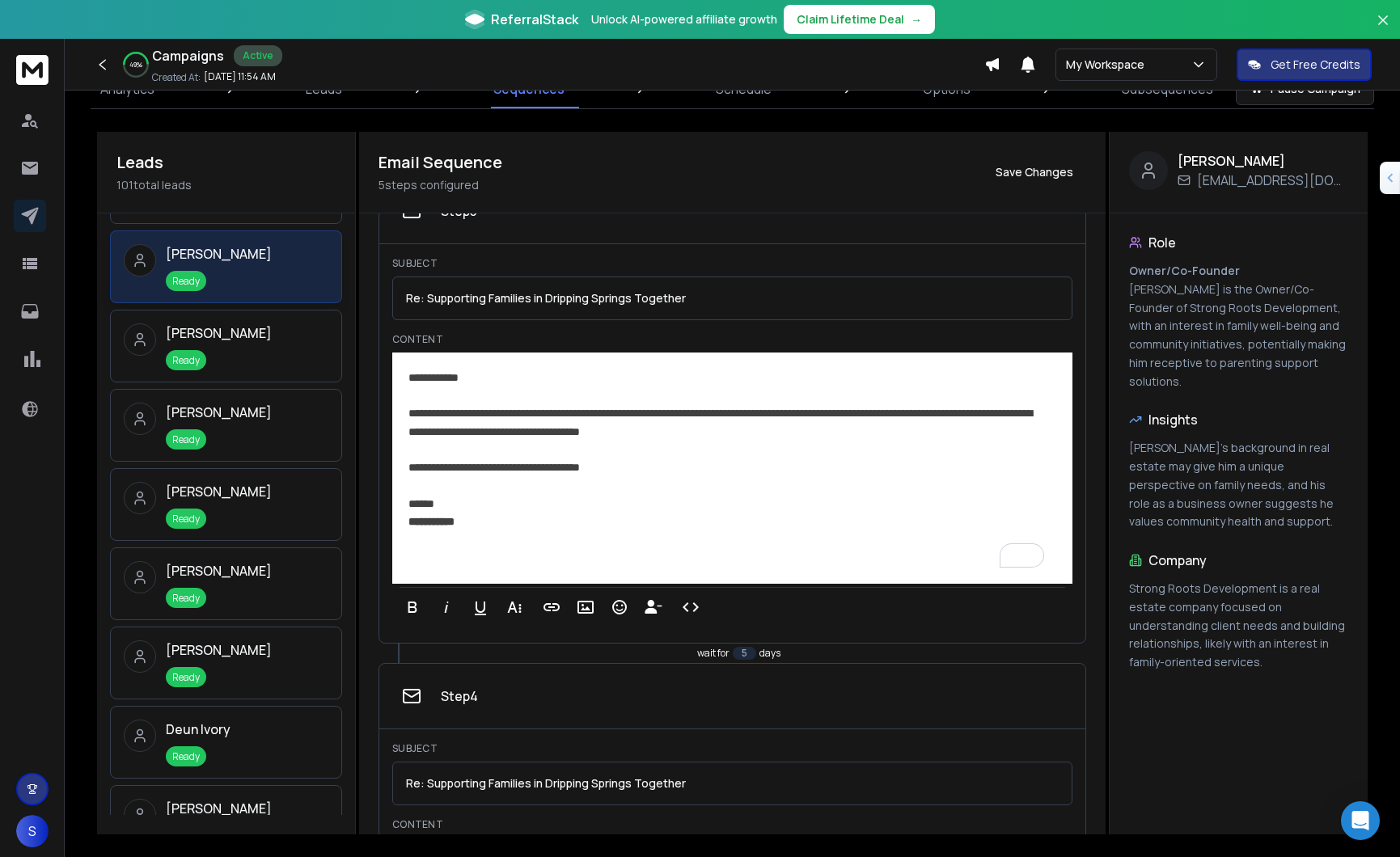
scroll to position [1217, 0]
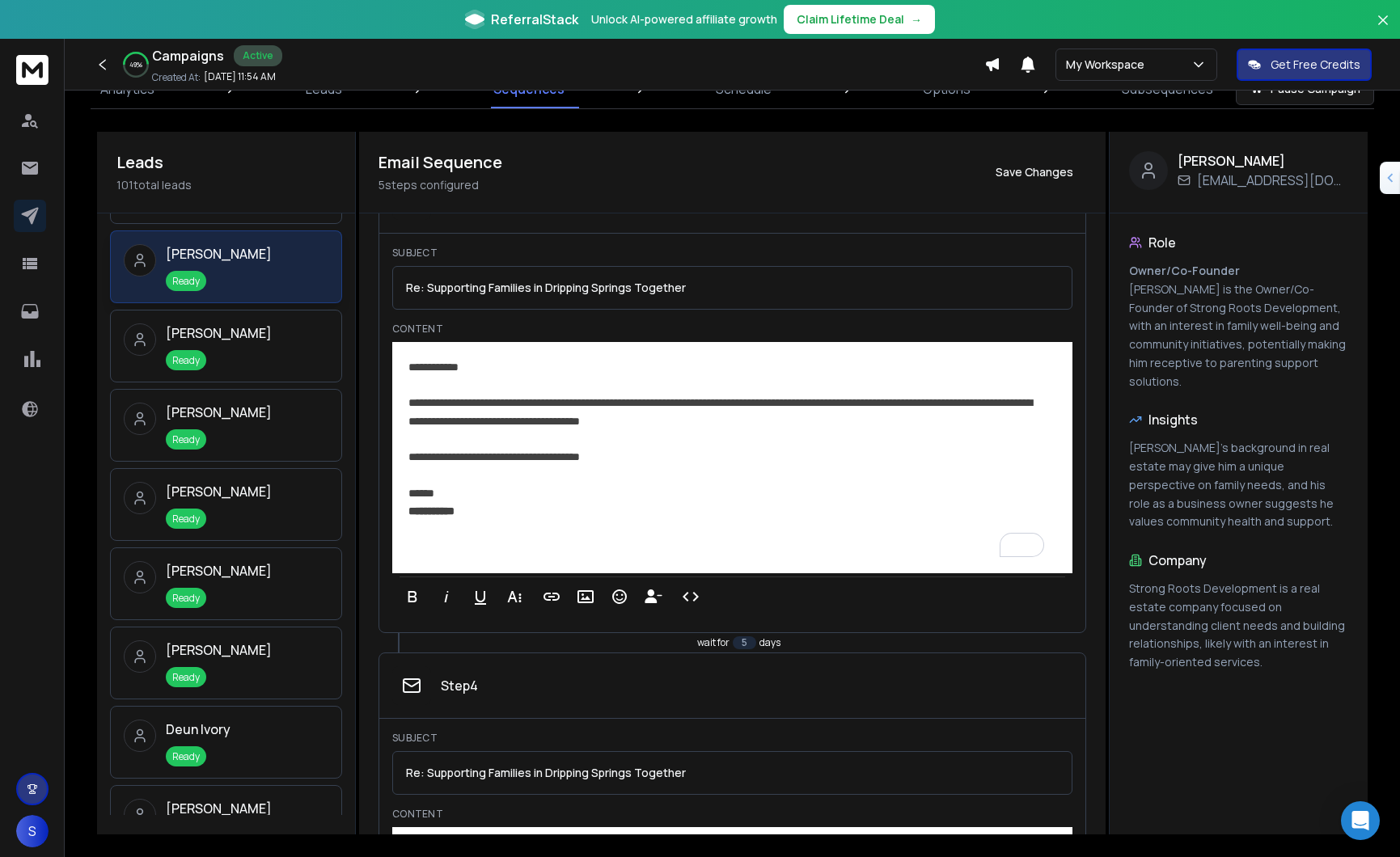
click at [455, 535] on div "To enrich screen reader interactions, please activate Accessibility in Grammarl…" at bounding box center [732, 530] width 648 height 18
click at [445, 555] on div "To enrich screen reader interactions, please activate Accessibility in Grammarl…" at bounding box center [732, 548] width 648 height 18
click at [442, 563] on div "**********" at bounding box center [732, 458] width 681 height 231
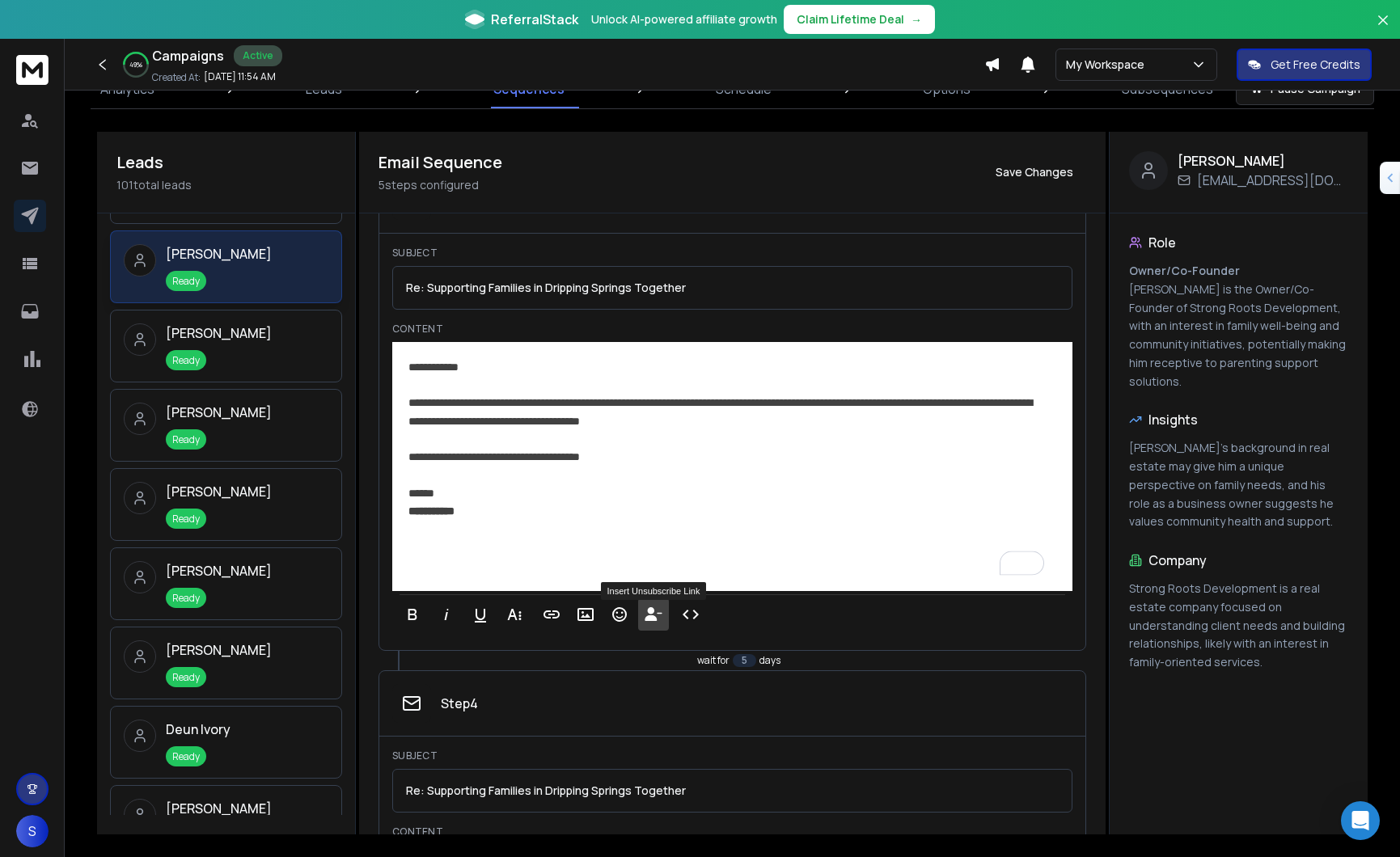
click at [656, 610] on icon "button" at bounding box center [654, 614] width 19 height 14
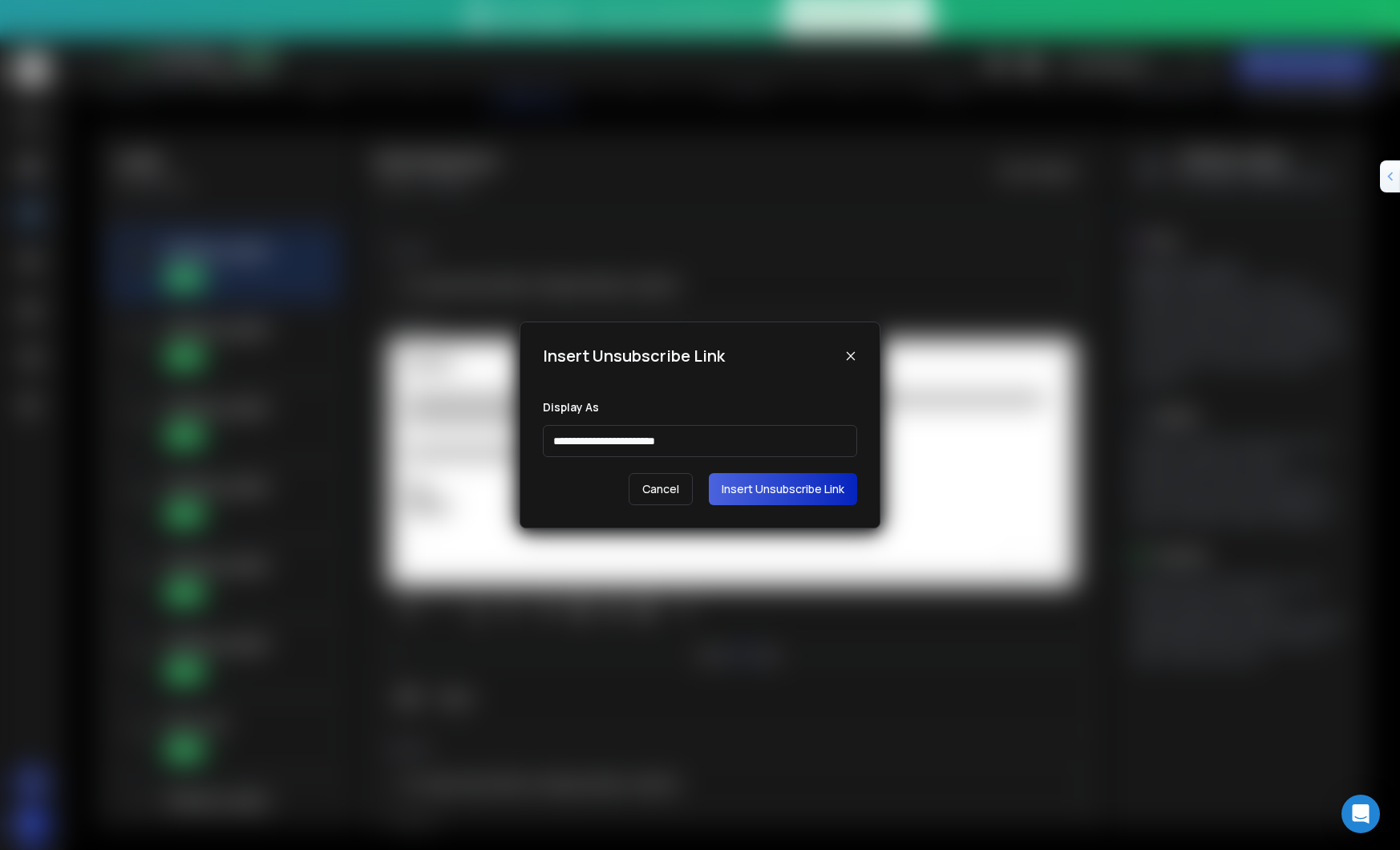
click at [740, 502] on button "Insert Unsubscribe Link" at bounding box center [783, 490] width 148 height 32
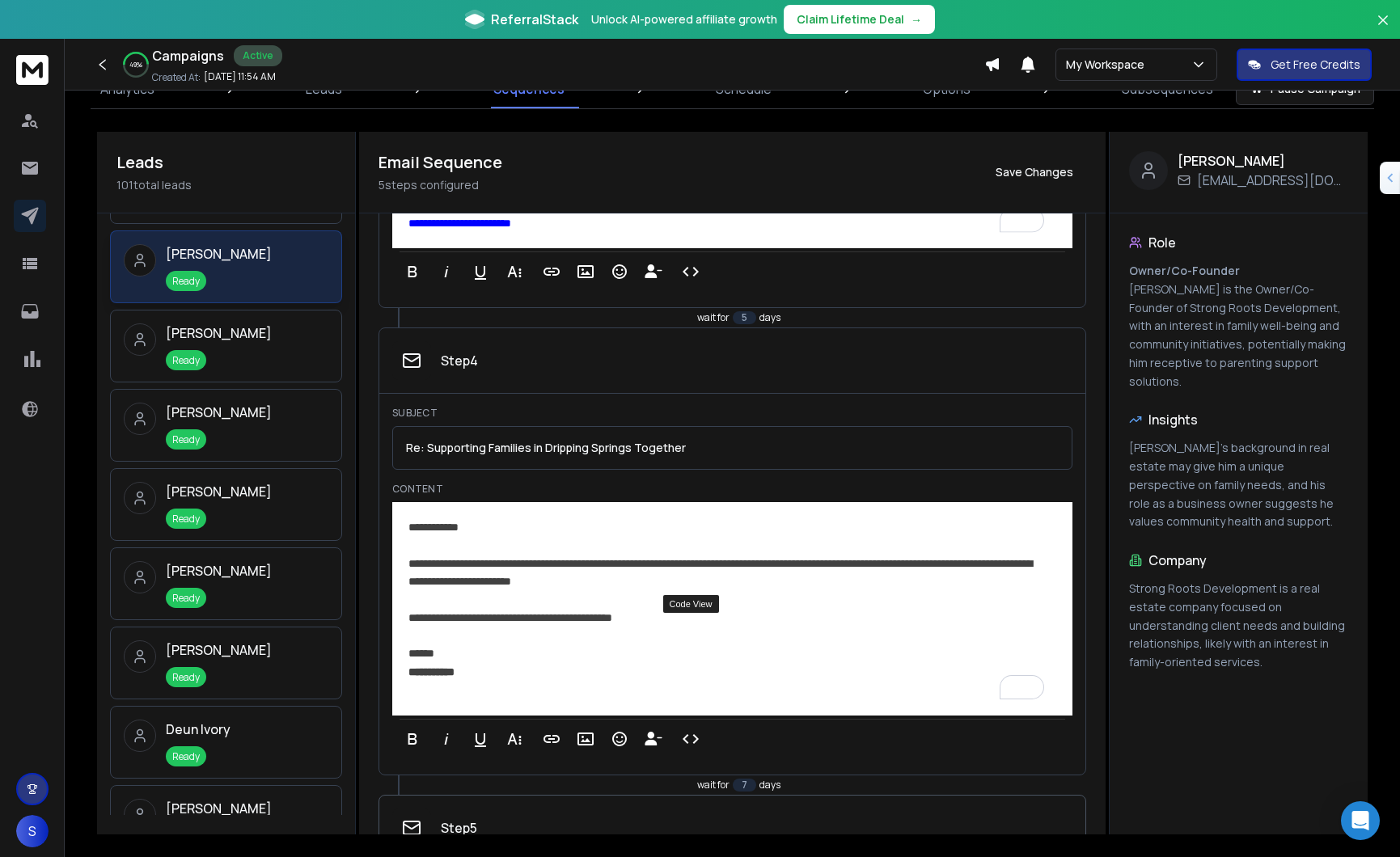
scroll to position [1755, 0]
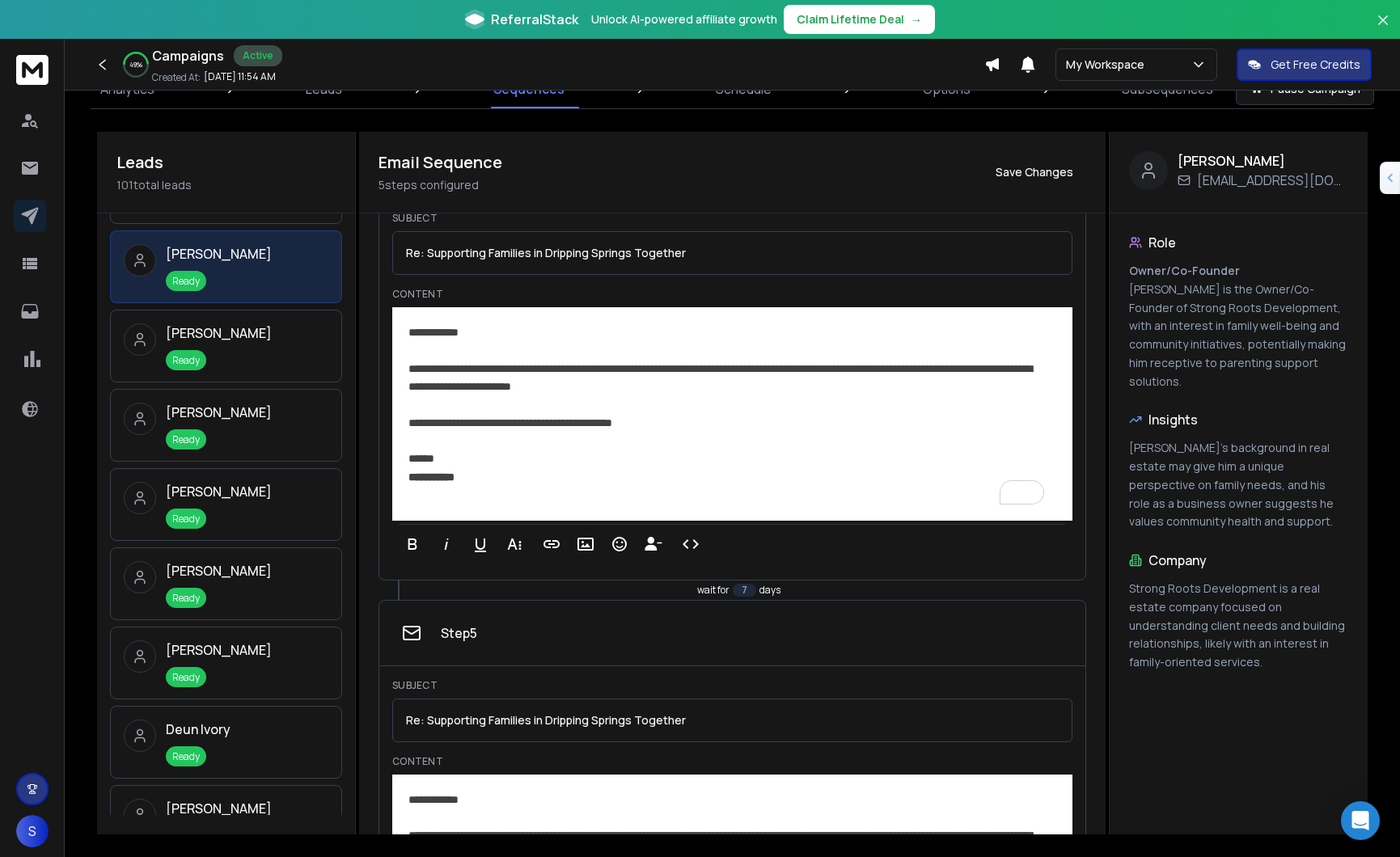
click at [447, 510] on div "**********" at bounding box center [732, 414] width 681 height 214
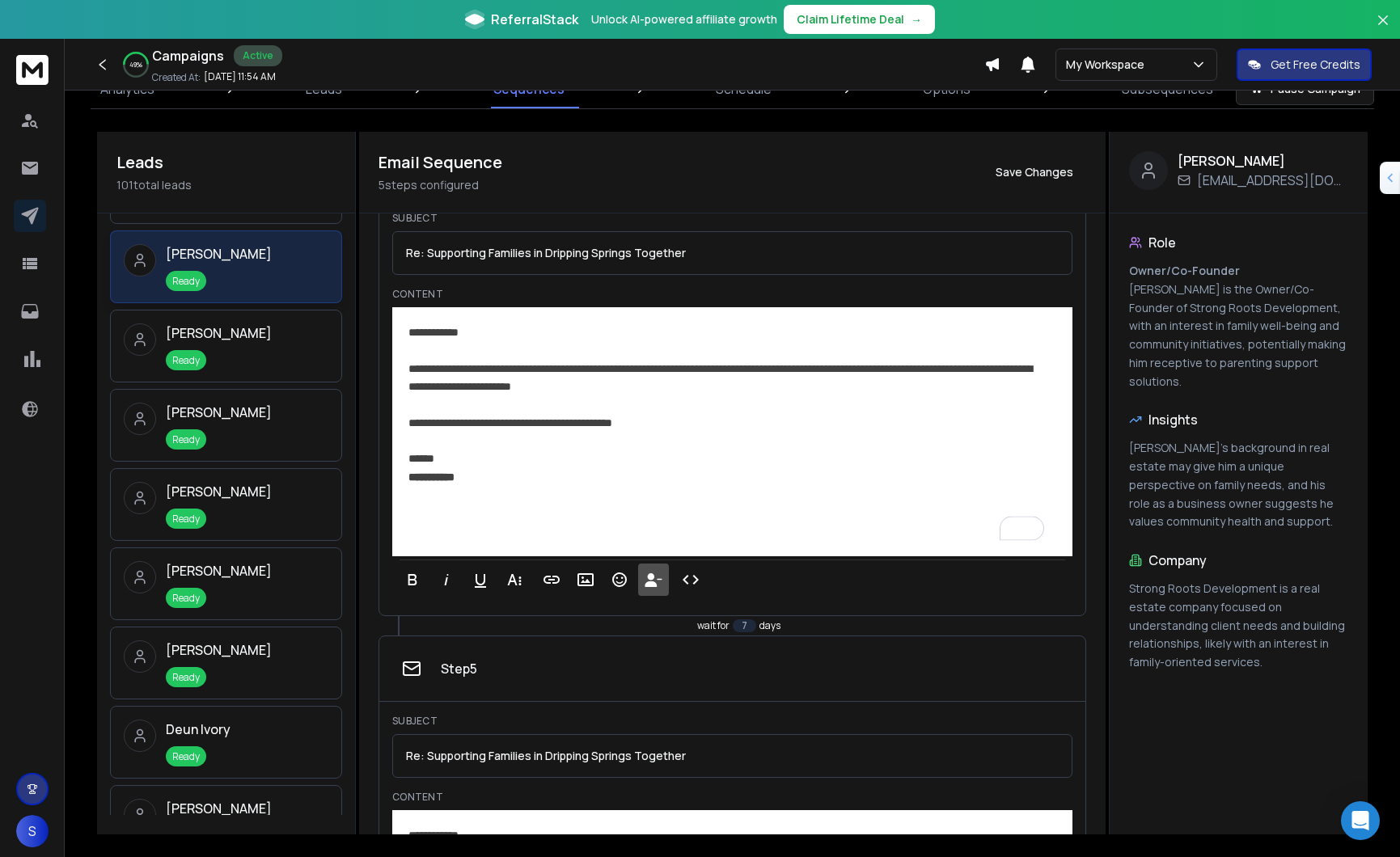
click at [651, 573] on button "Insert Unsubscribe Link" at bounding box center [654, 580] width 31 height 32
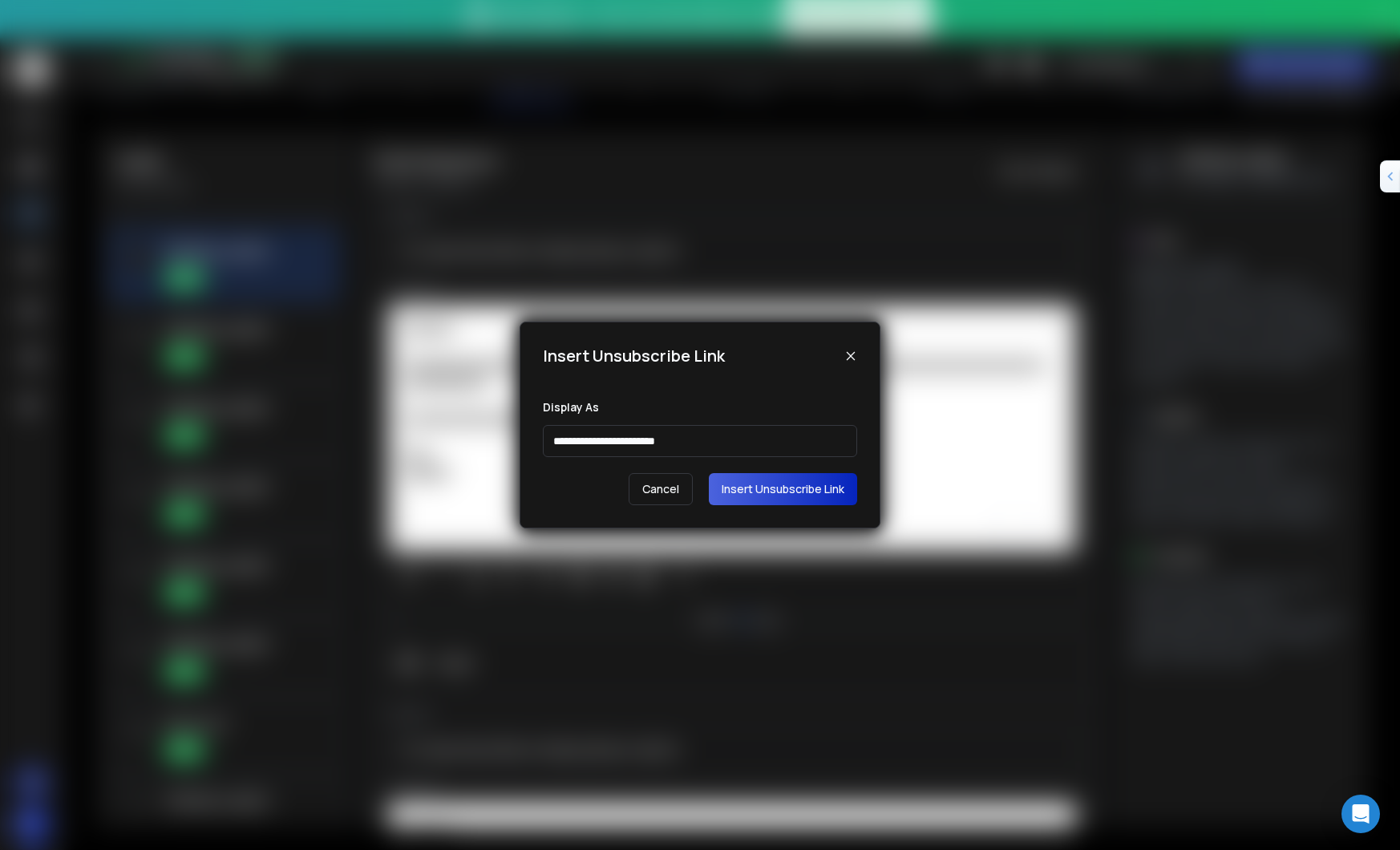
click at [782, 494] on button "Insert Unsubscribe Link" at bounding box center [783, 490] width 148 height 32
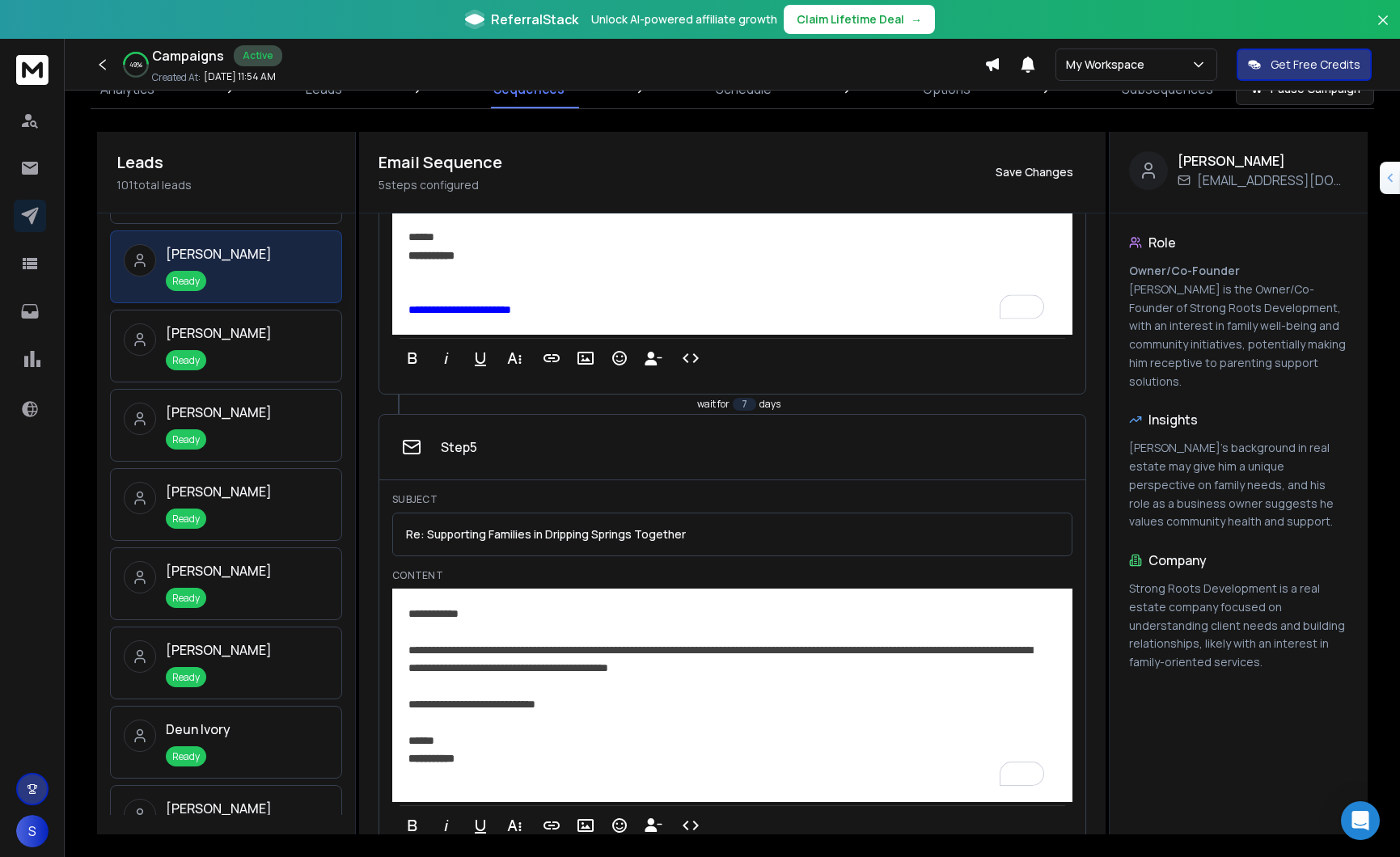
scroll to position [2026, 0]
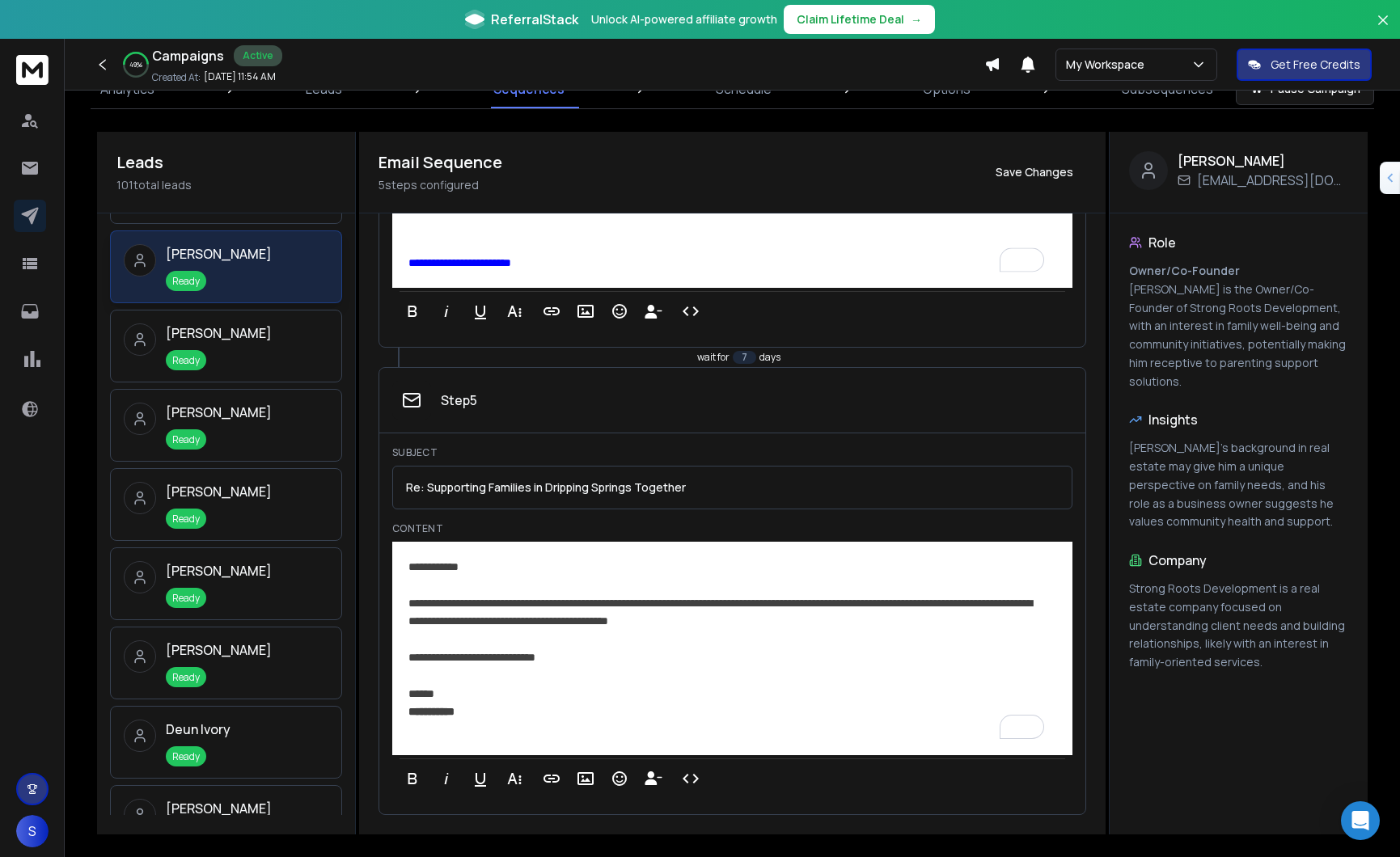
click at [443, 736] on div "To enrich screen reader interactions, please activate Accessibility in Grammarl…" at bounding box center [732, 730] width 648 height 18
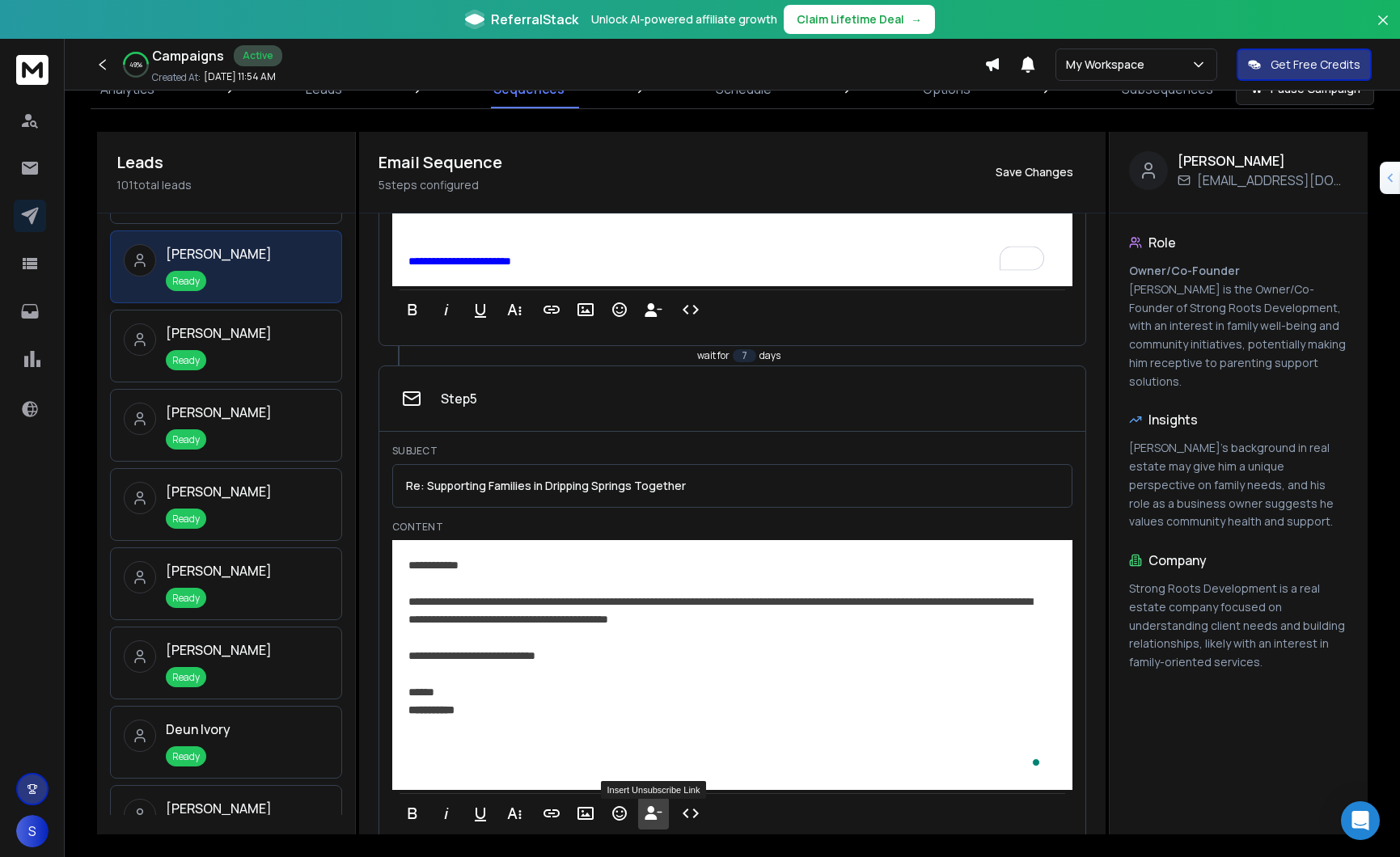
click at [644, 817] on icon "button" at bounding box center [654, 813] width 19 height 14
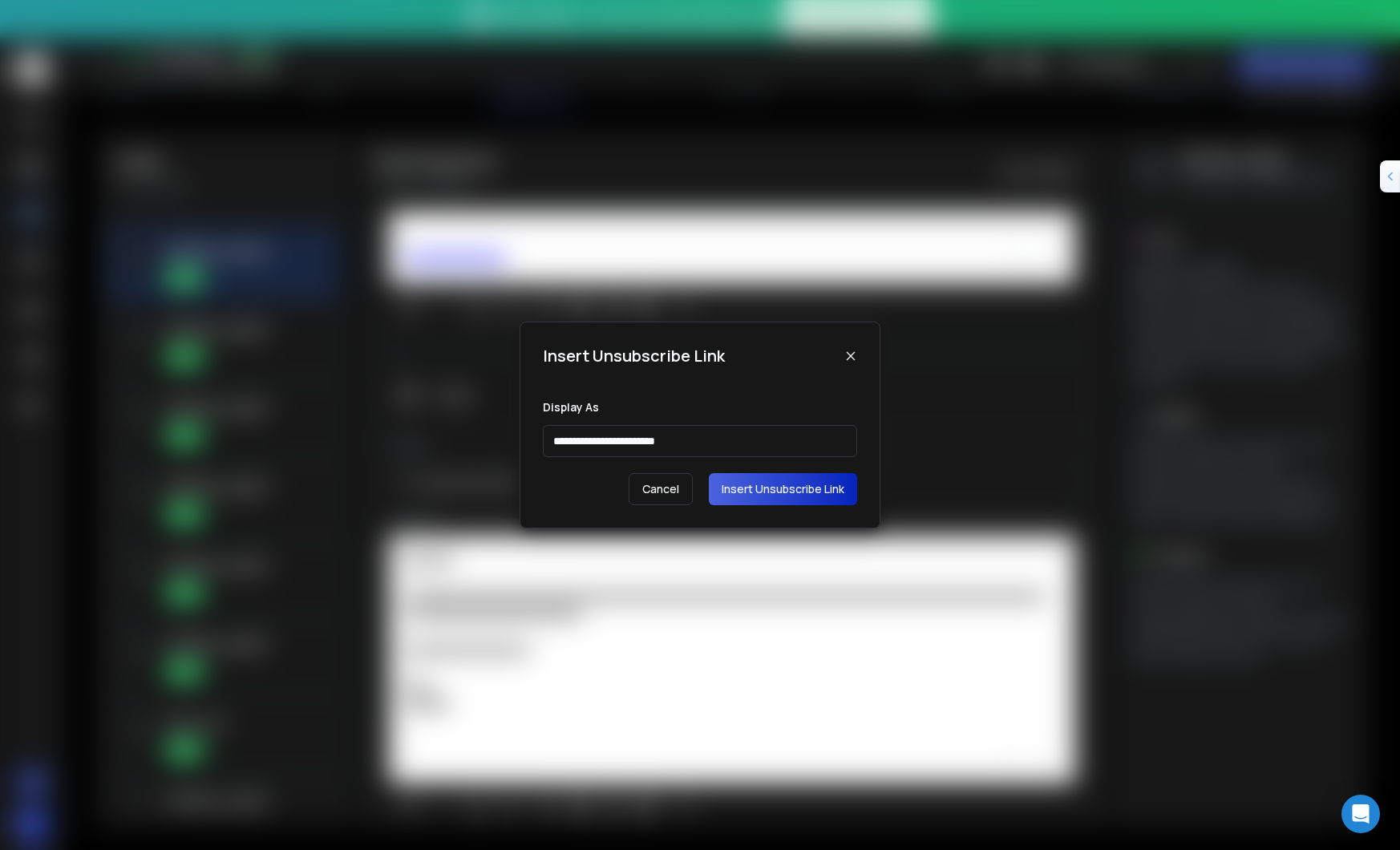
drag, startPoint x: 780, startPoint y: 488, endPoint x: 696, endPoint y: 565, distance: 114.0
click at [779, 487] on button "Insert Unsubscribe Link" at bounding box center [783, 490] width 148 height 32
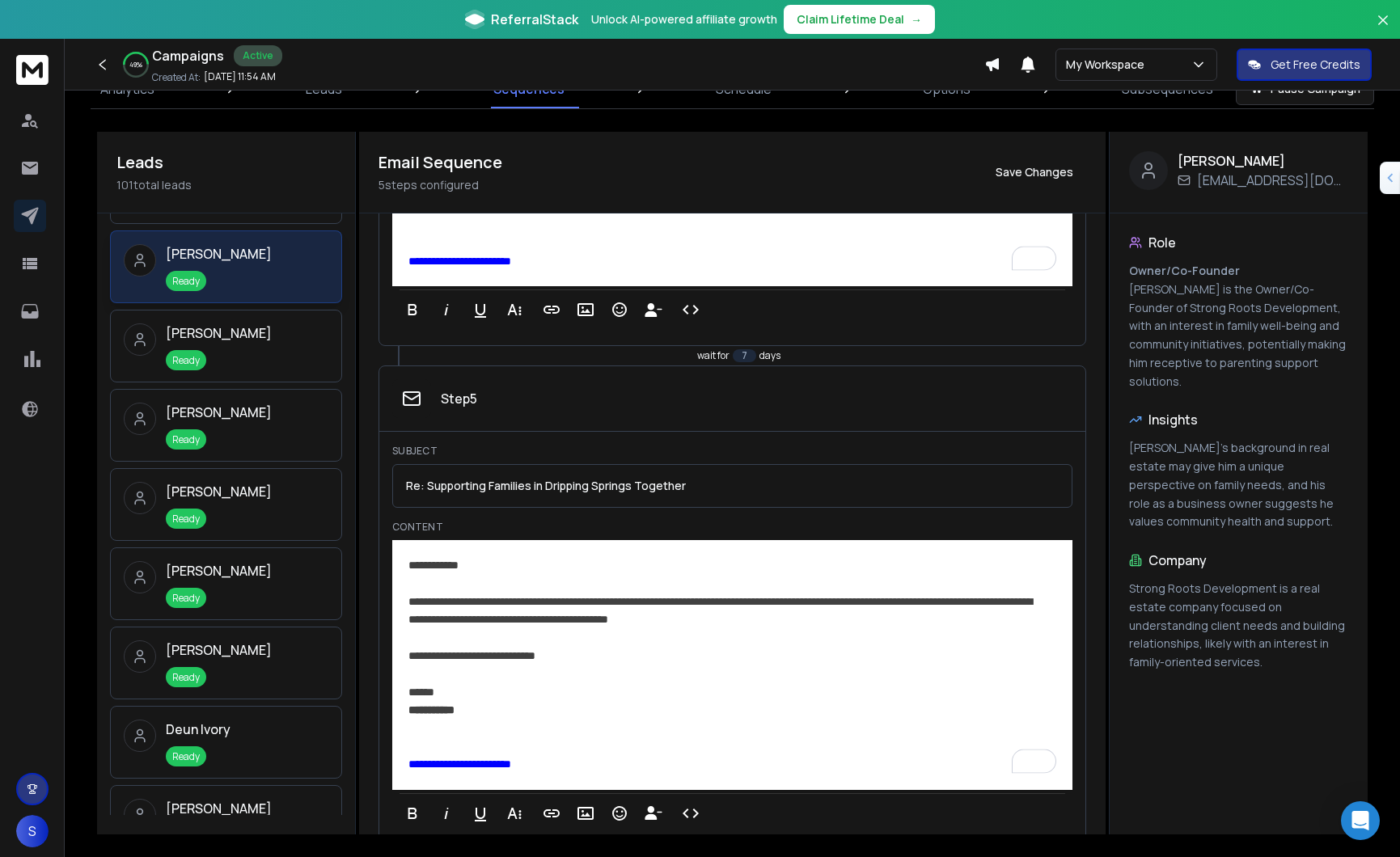
scroll to position [2062, 0]
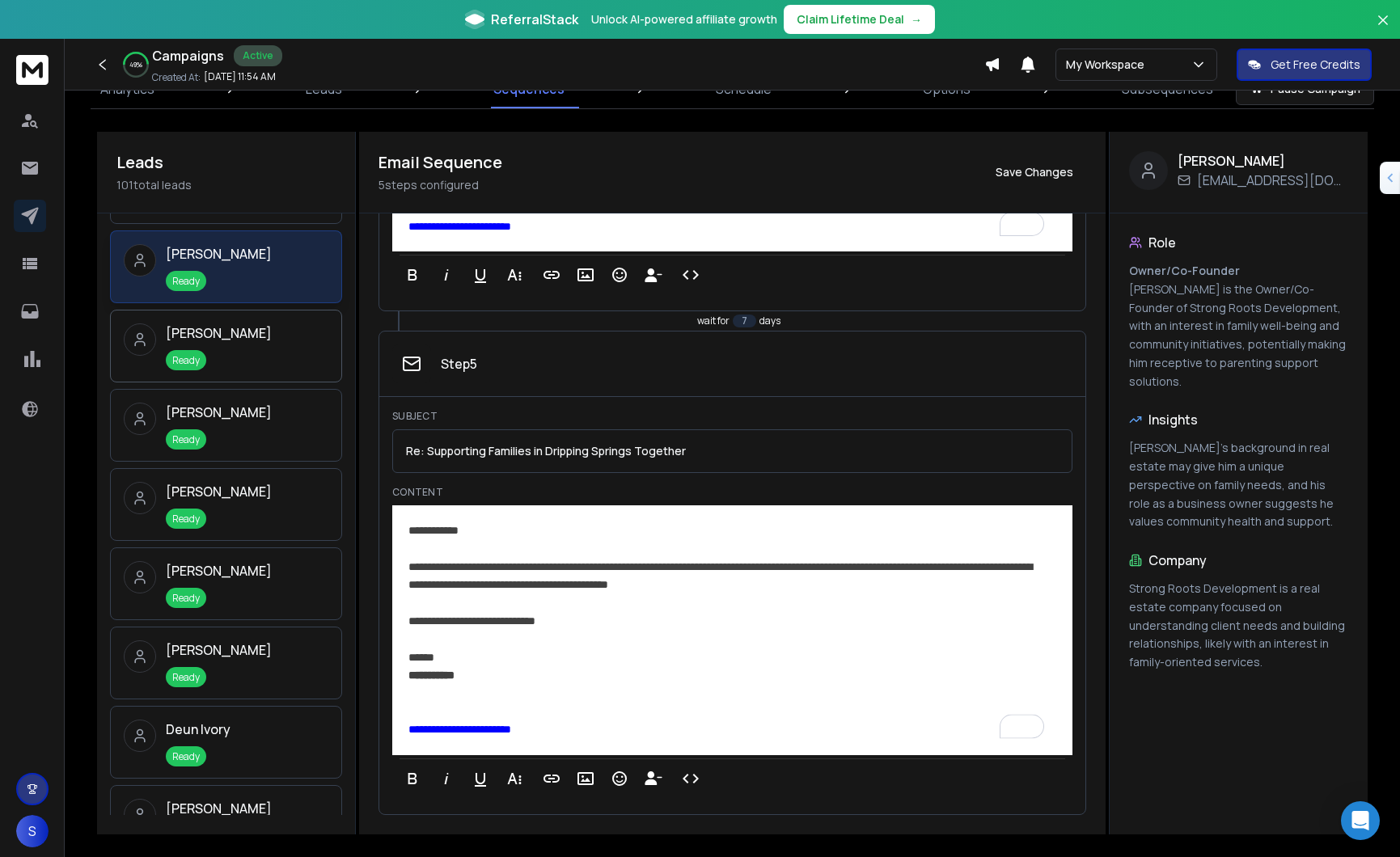
click at [212, 342] on h3 "[PERSON_NAME]" at bounding box center [218, 333] width 106 height 19
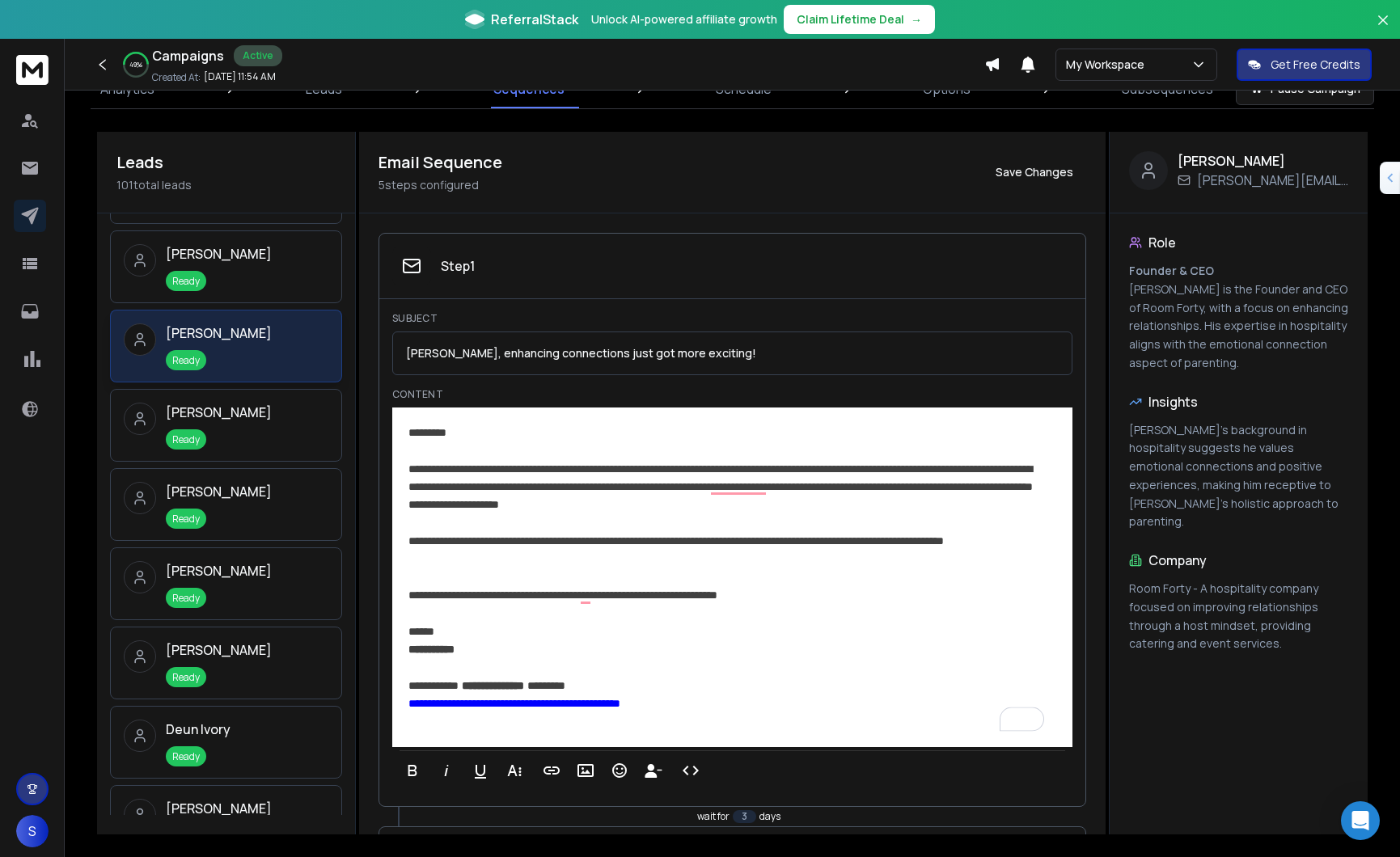
scroll to position [117, 0]
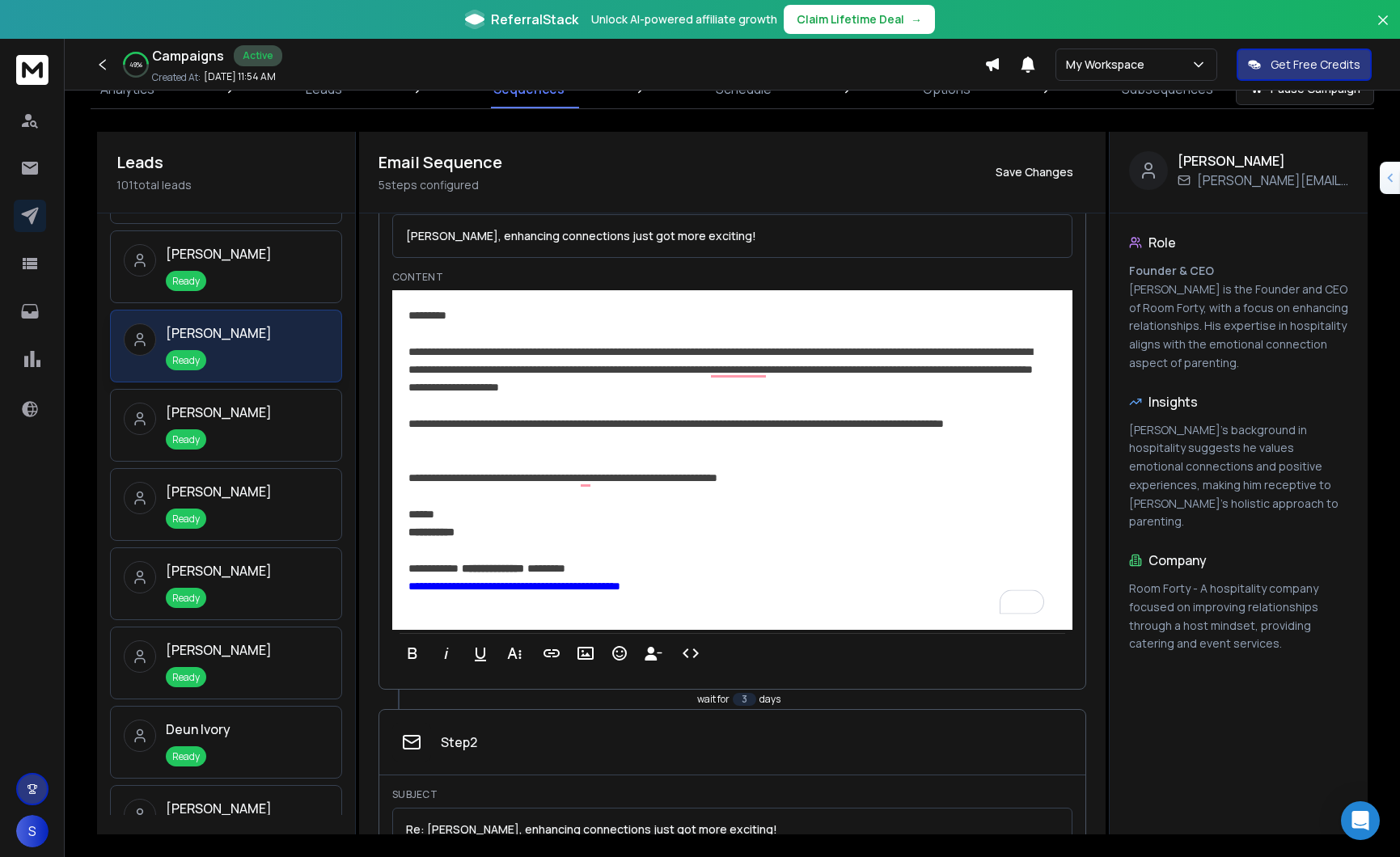
click at [469, 605] on div "To enrich screen reader interactions, please activate Accessibility in Grammarl…" at bounding box center [732, 605] width 648 height 18
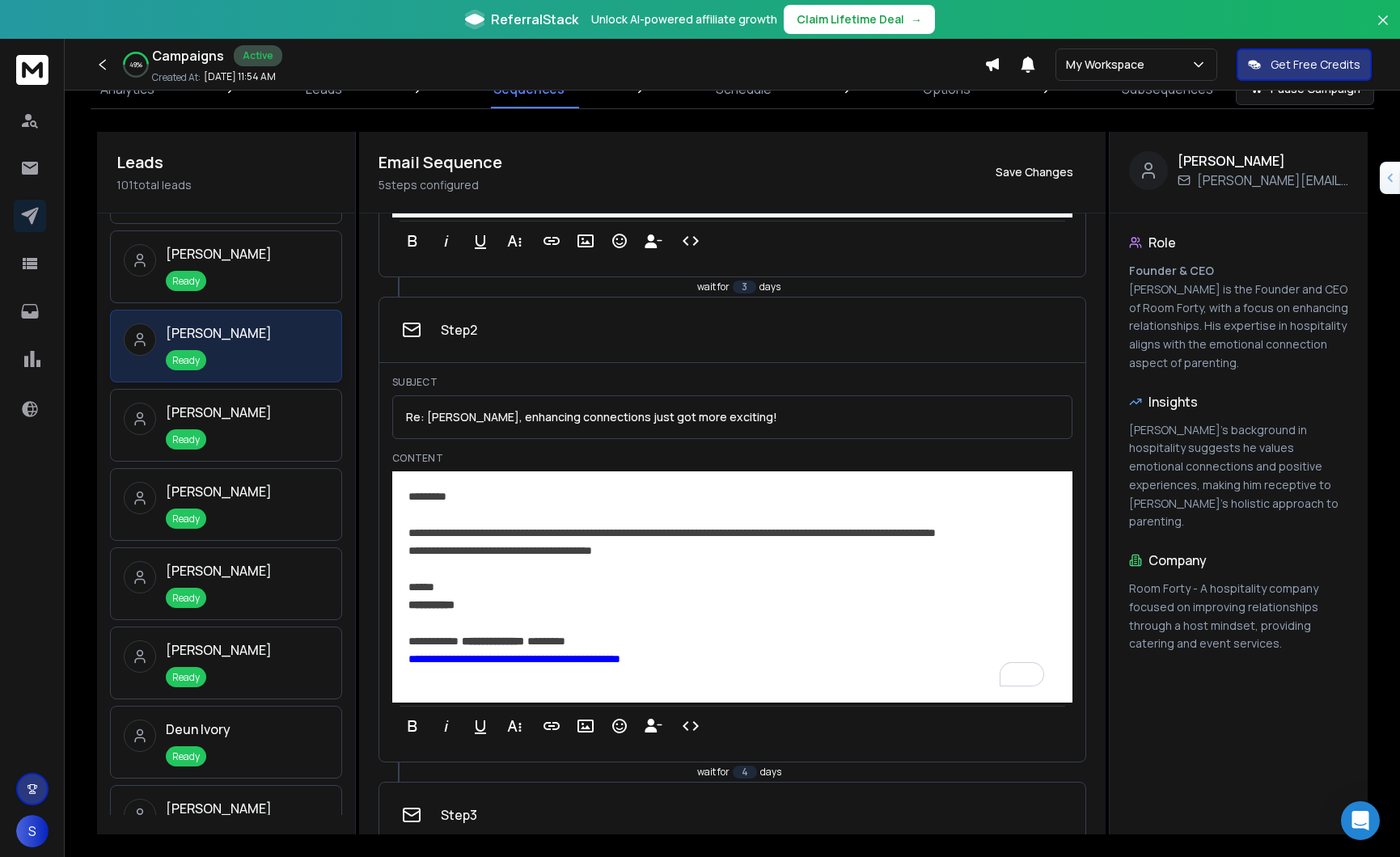
scroll to position [666, 0]
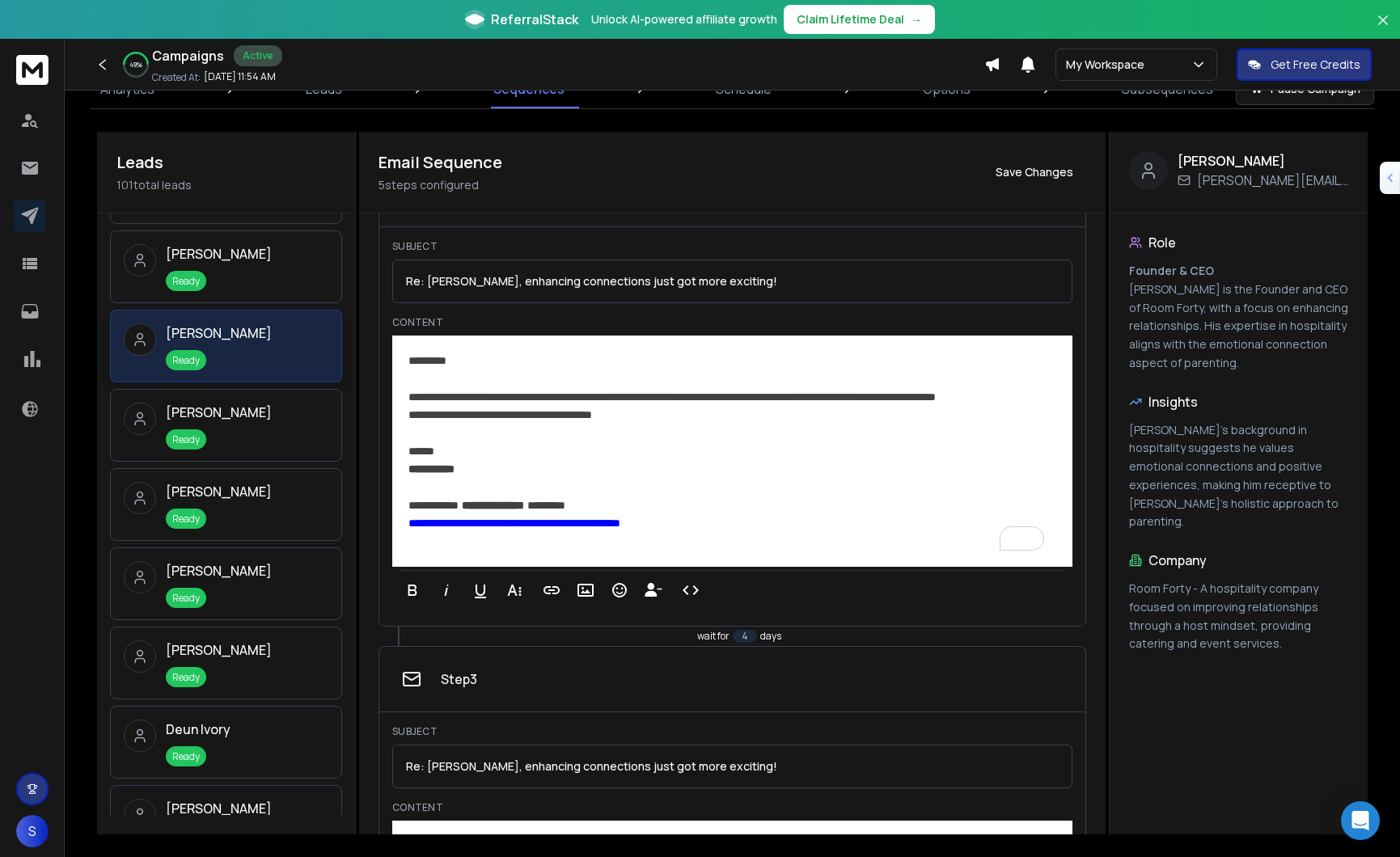
click at [486, 552] on div "**********" at bounding box center [732, 452] width 681 height 231
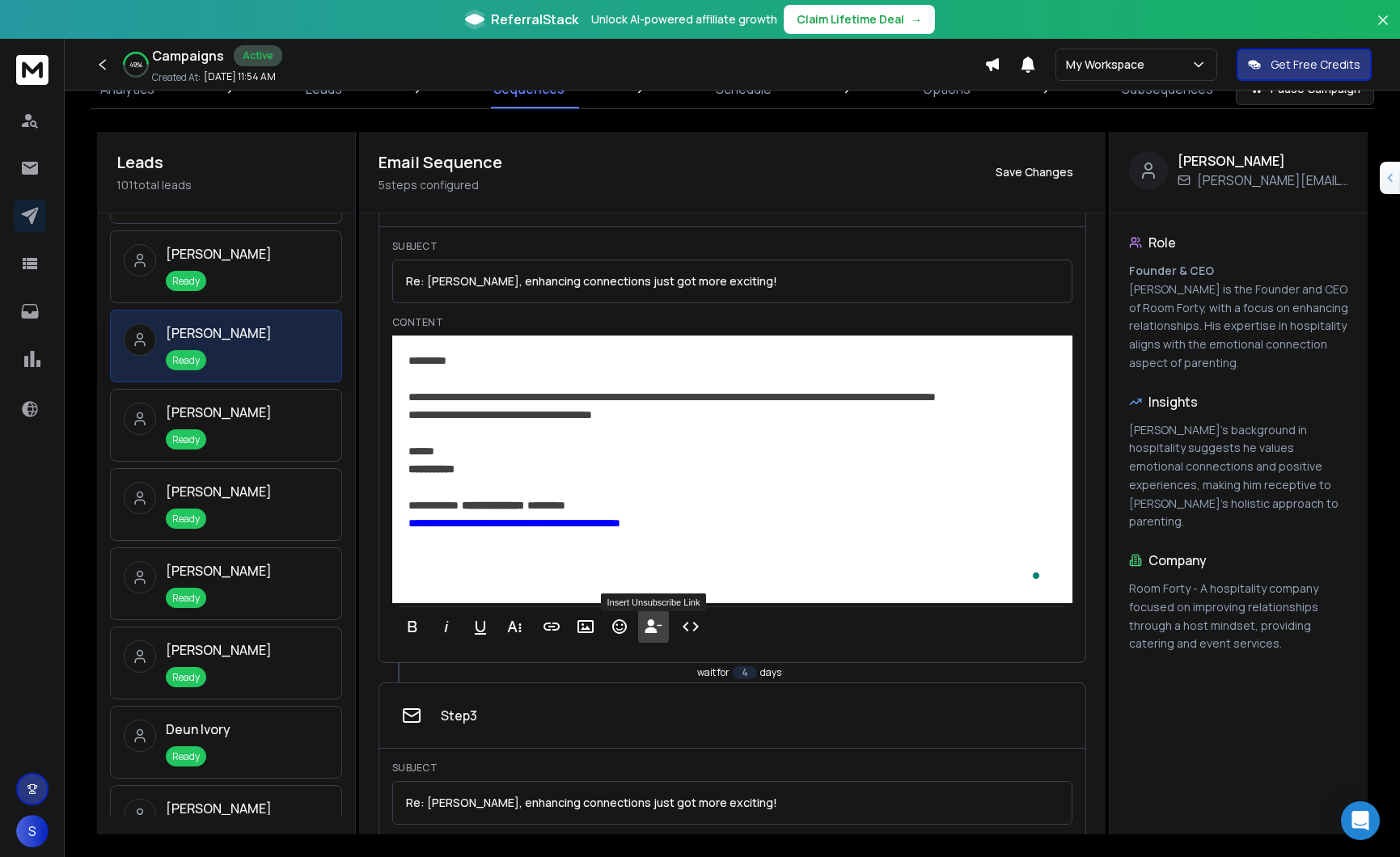
click at [660, 621] on icon "button" at bounding box center [654, 626] width 19 height 14
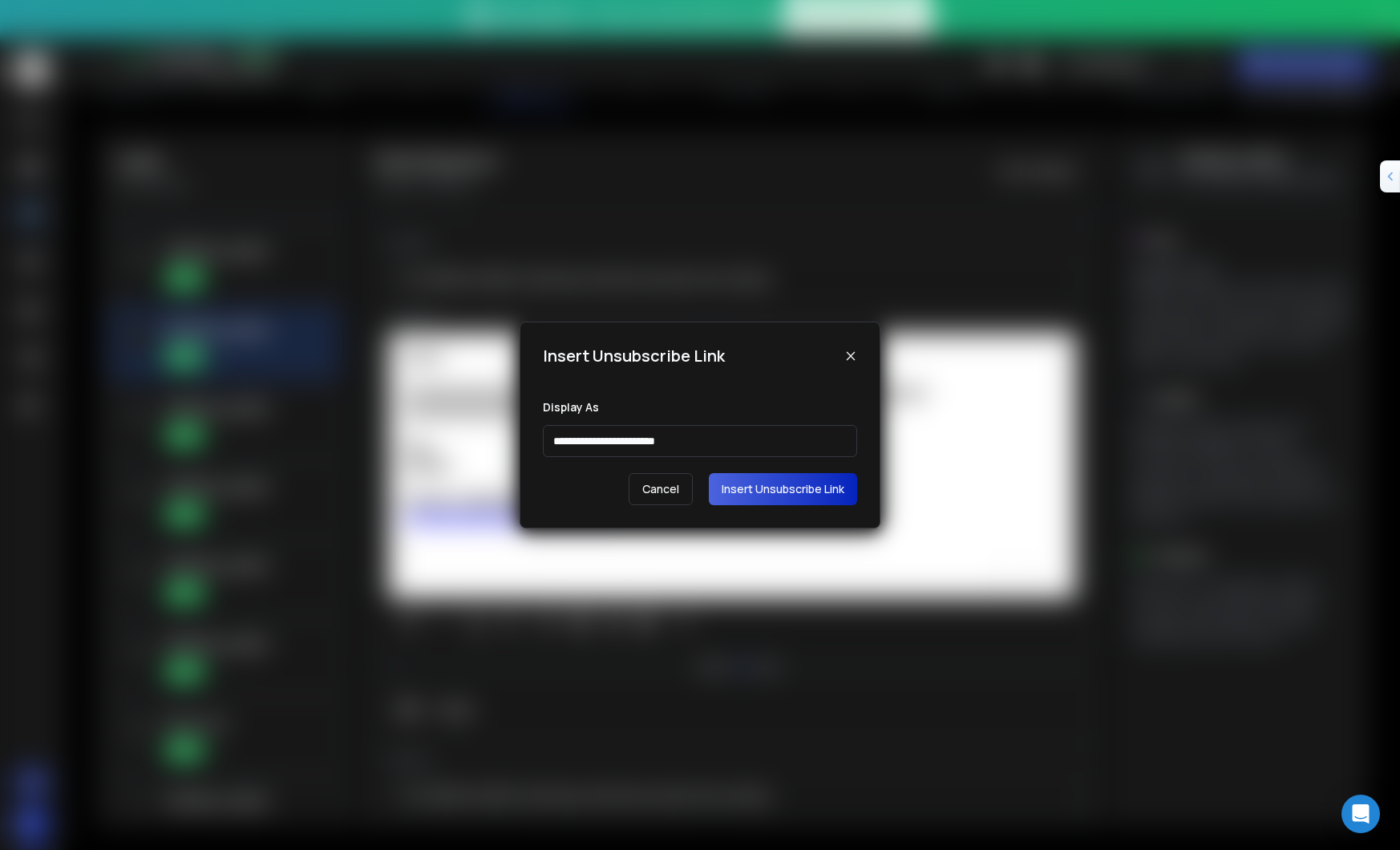
click at [787, 492] on button "Insert Unsubscribe Link" at bounding box center [783, 490] width 148 height 32
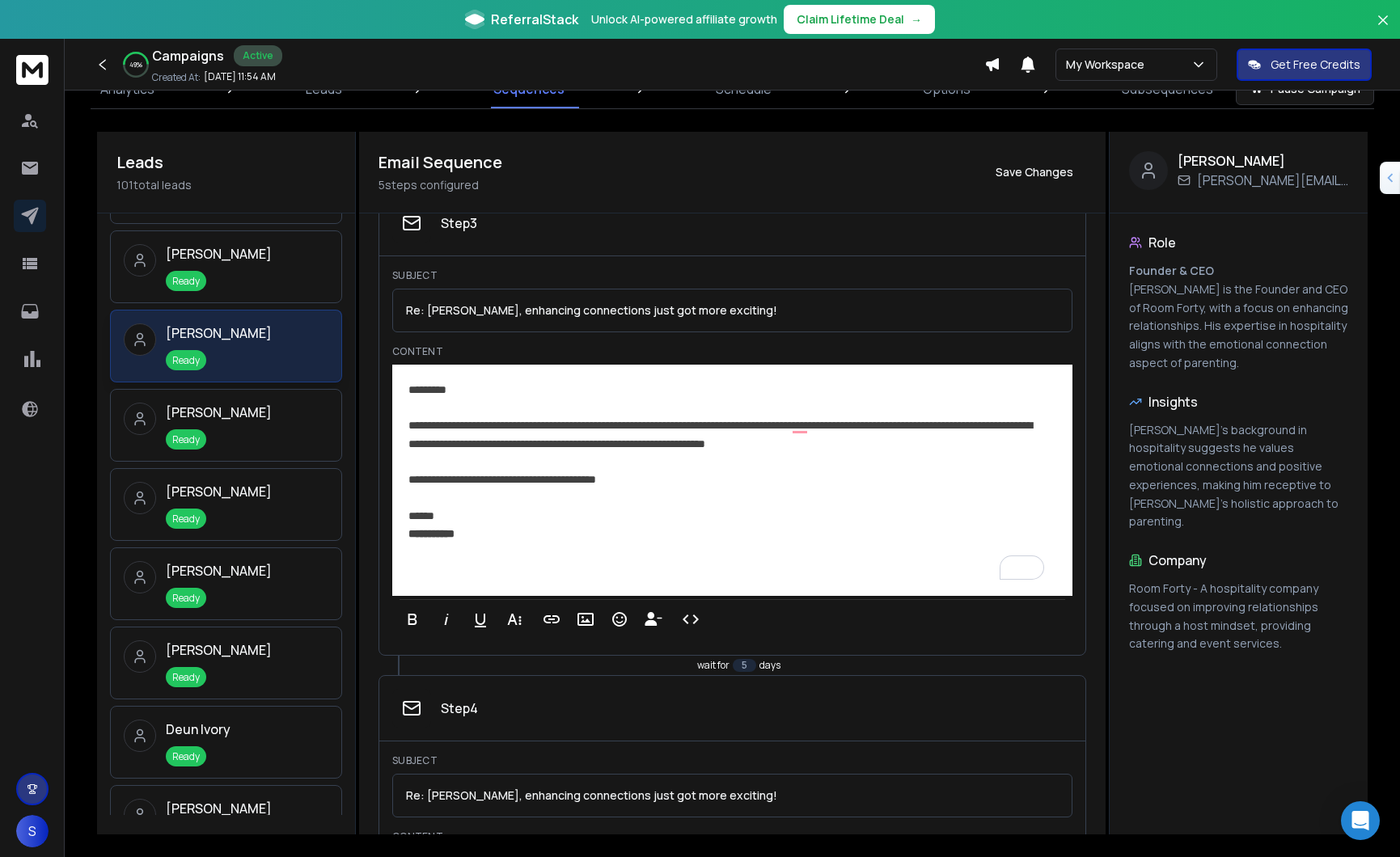
scroll to position [1169, 0]
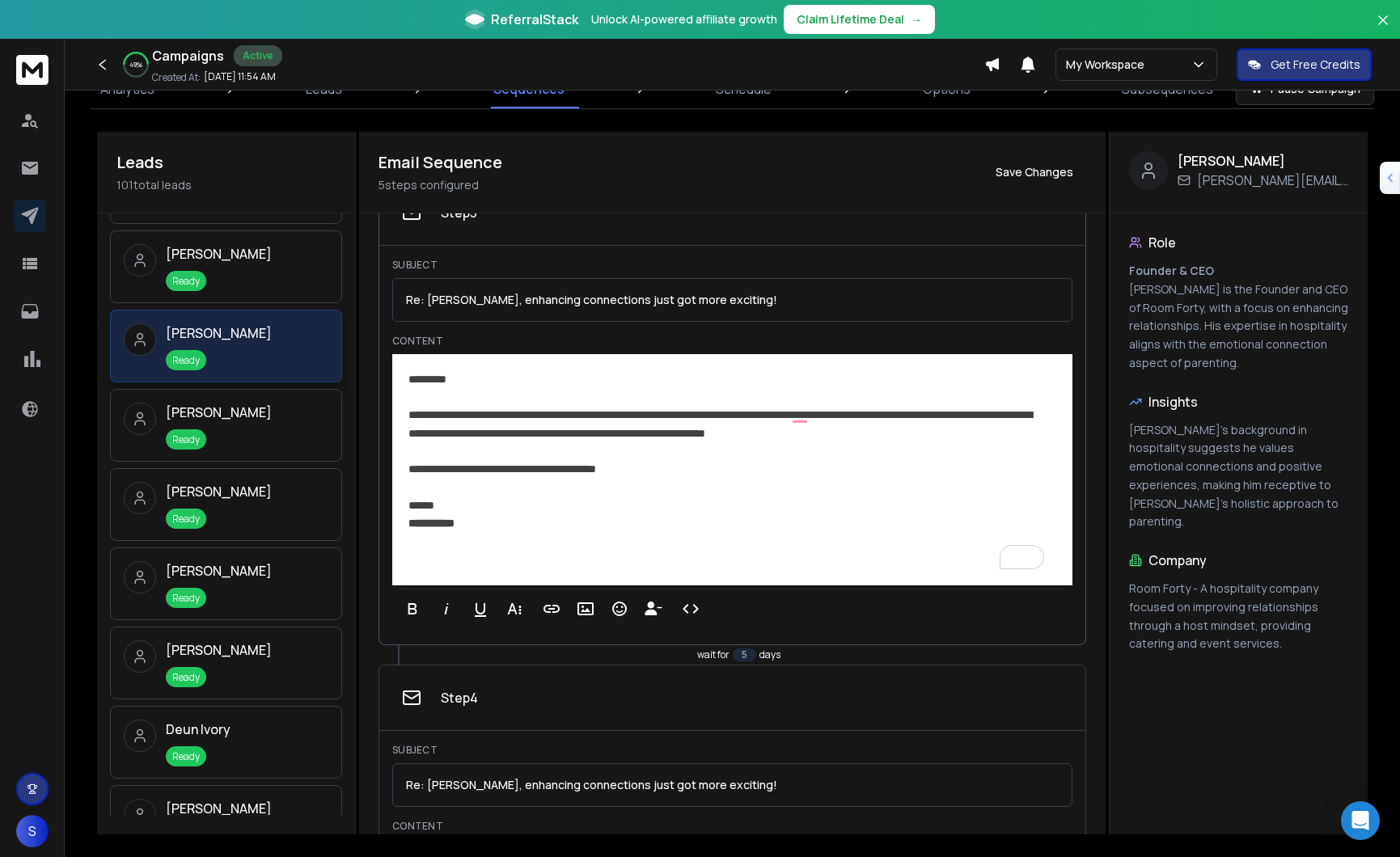
click at [416, 588] on div "Clear Formatting Font Family Arial [US_STATE] Impact Tahoma Times New Roman Ver…" at bounding box center [732, 609] width 681 height 46
click at [422, 573] on div "**********" at bounding box center [732, 470] width 681 height 231
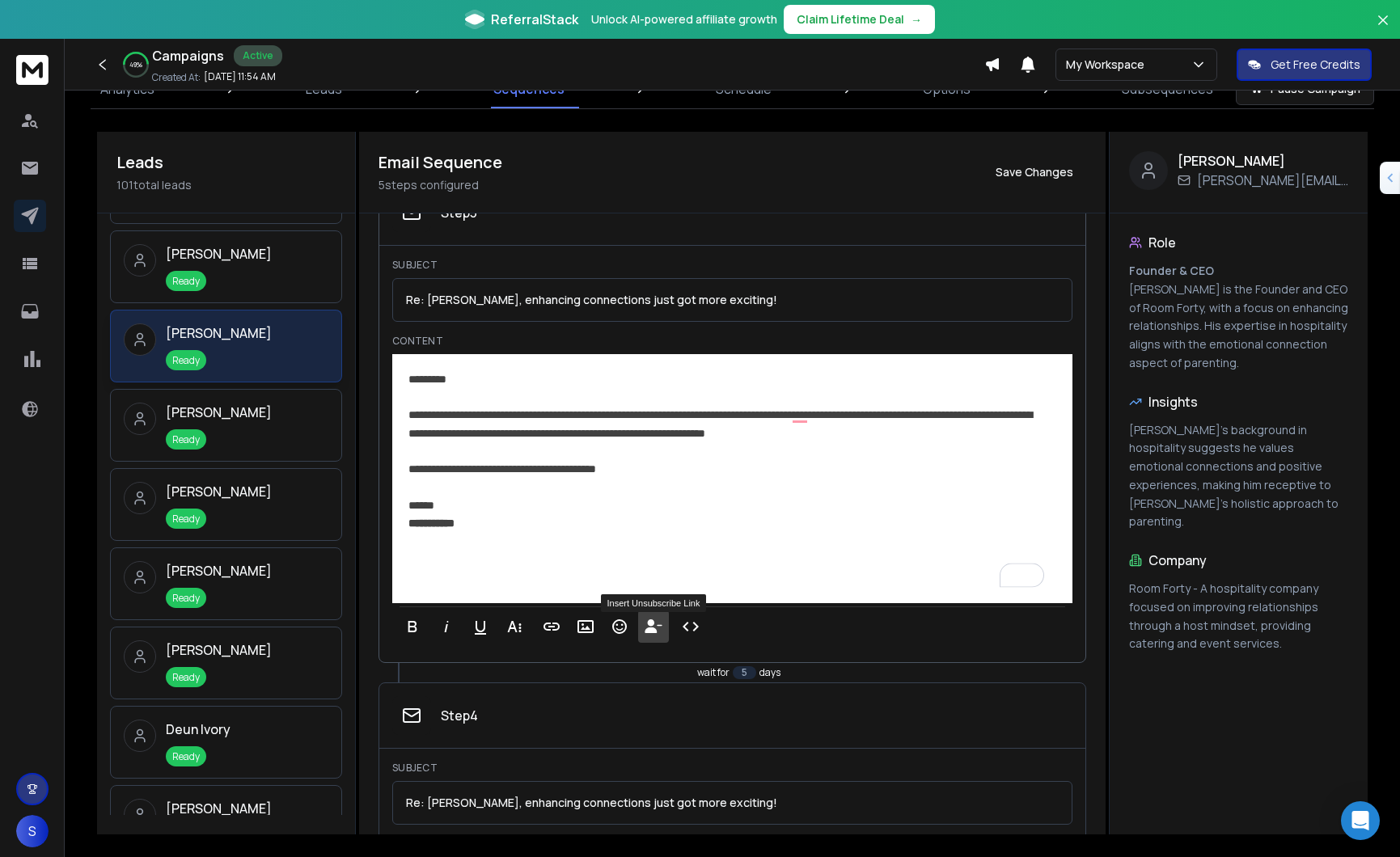
click at [663, 617] on button "Insert Unsubscribe Link" at bounding box center [654, 627] width 31 height 32
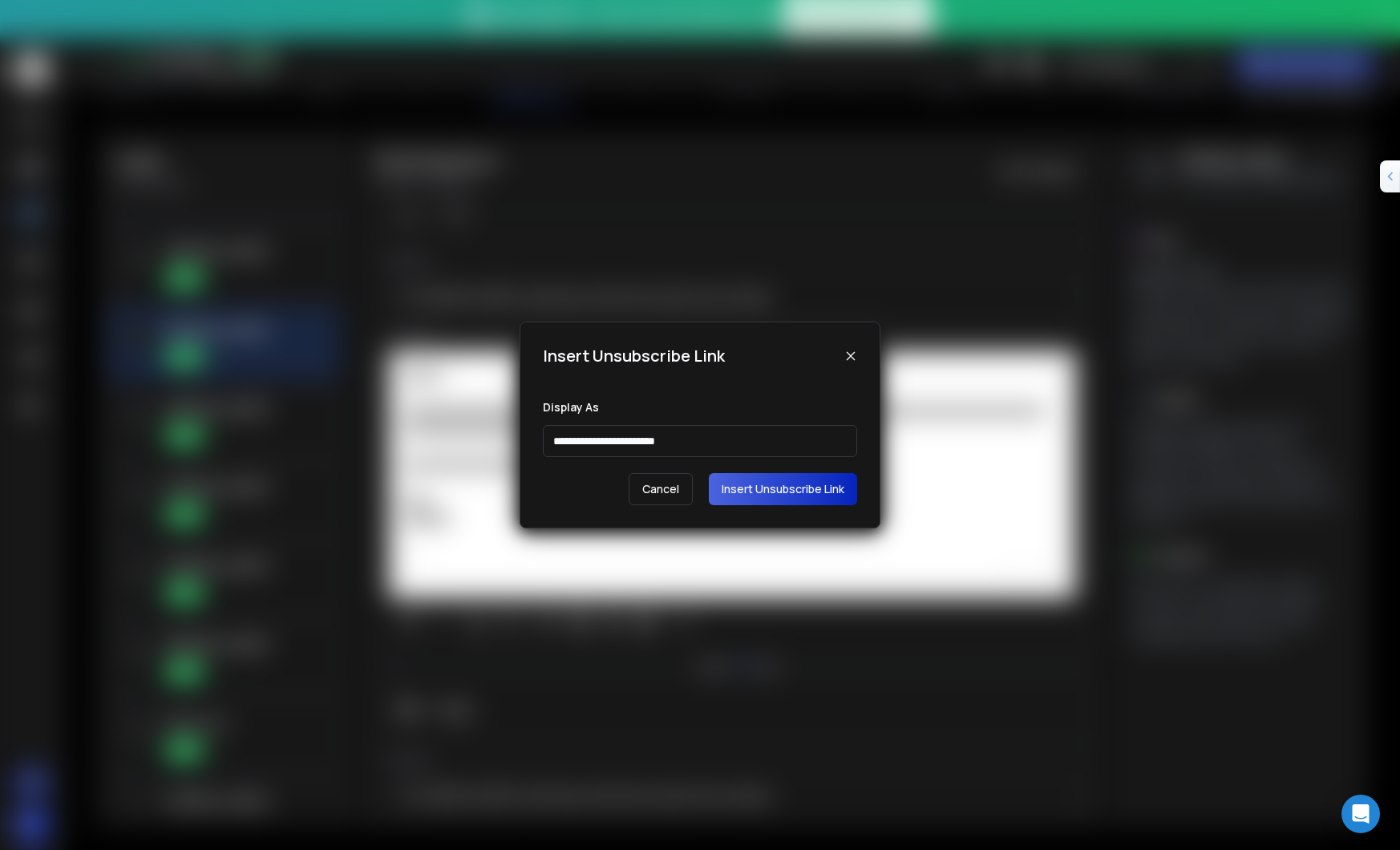
click at [787, 492] on button "Insert Unsubscribe Link" at bounding box center [783, 490] width 148 height 32
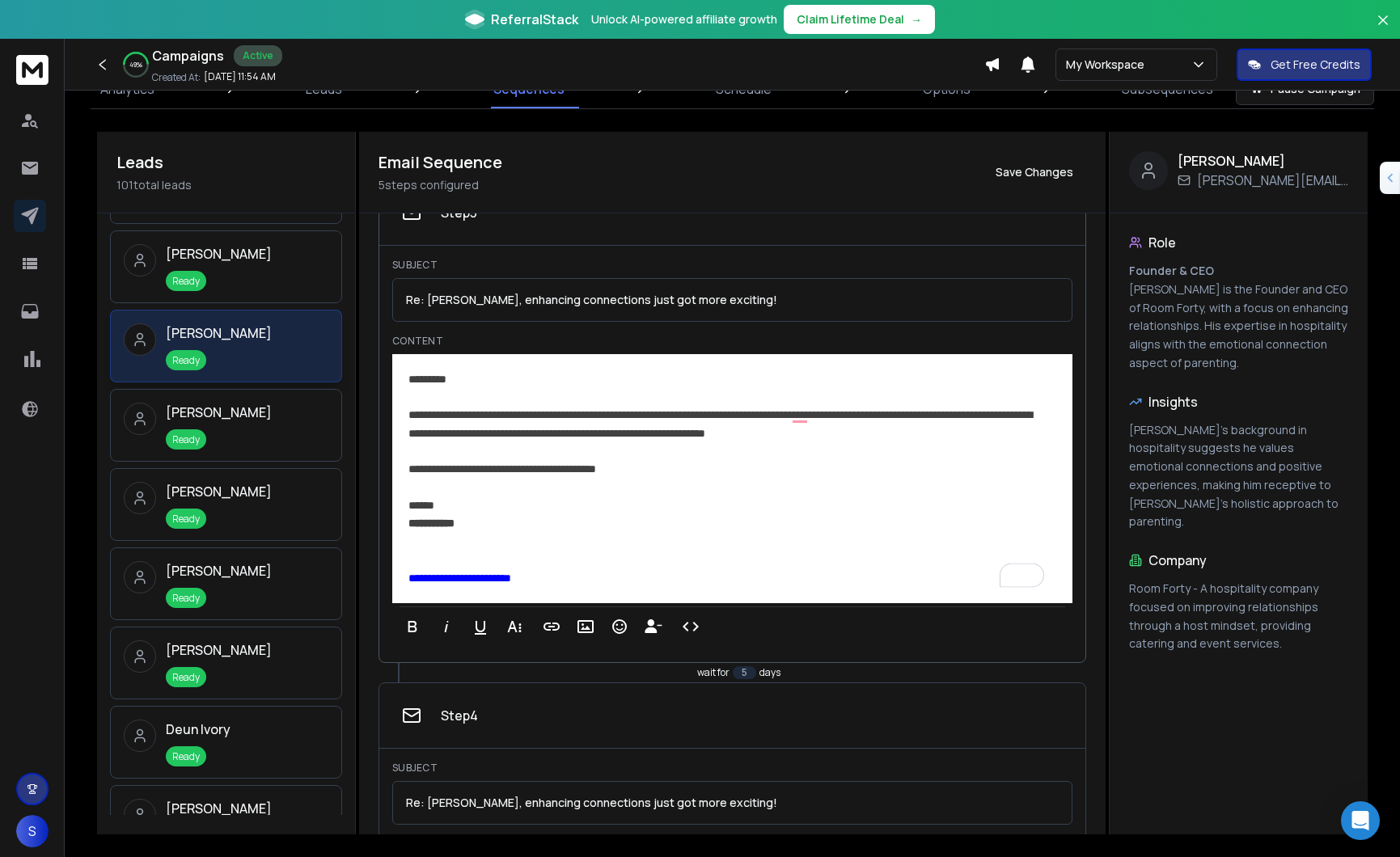
click at [545, 544] on div "To enrich screen reader interactions, please activate Accessibility in Grammarl…" at bounding box center [732, 542] width 648 height 18
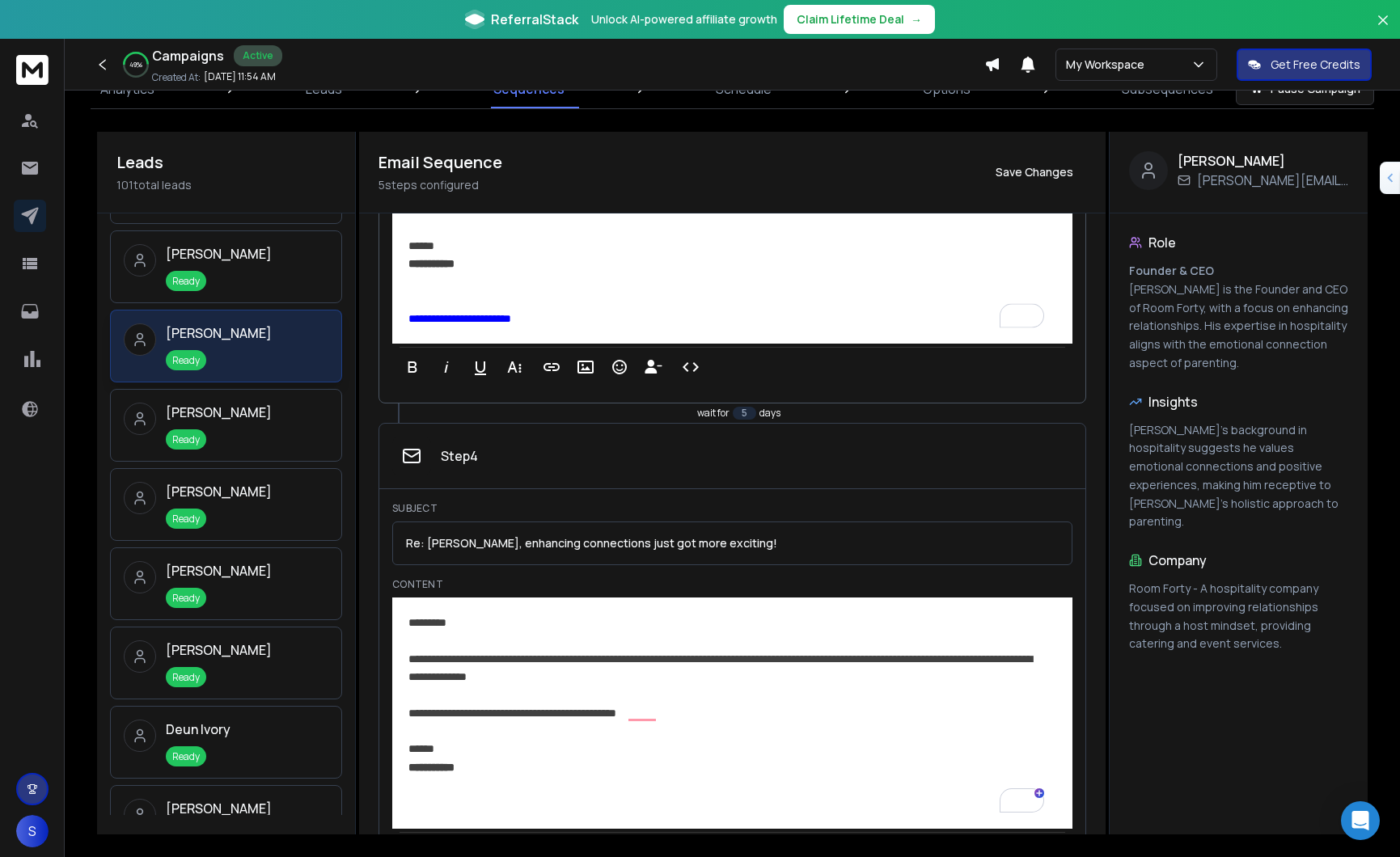
scroll to position [1623, 0]
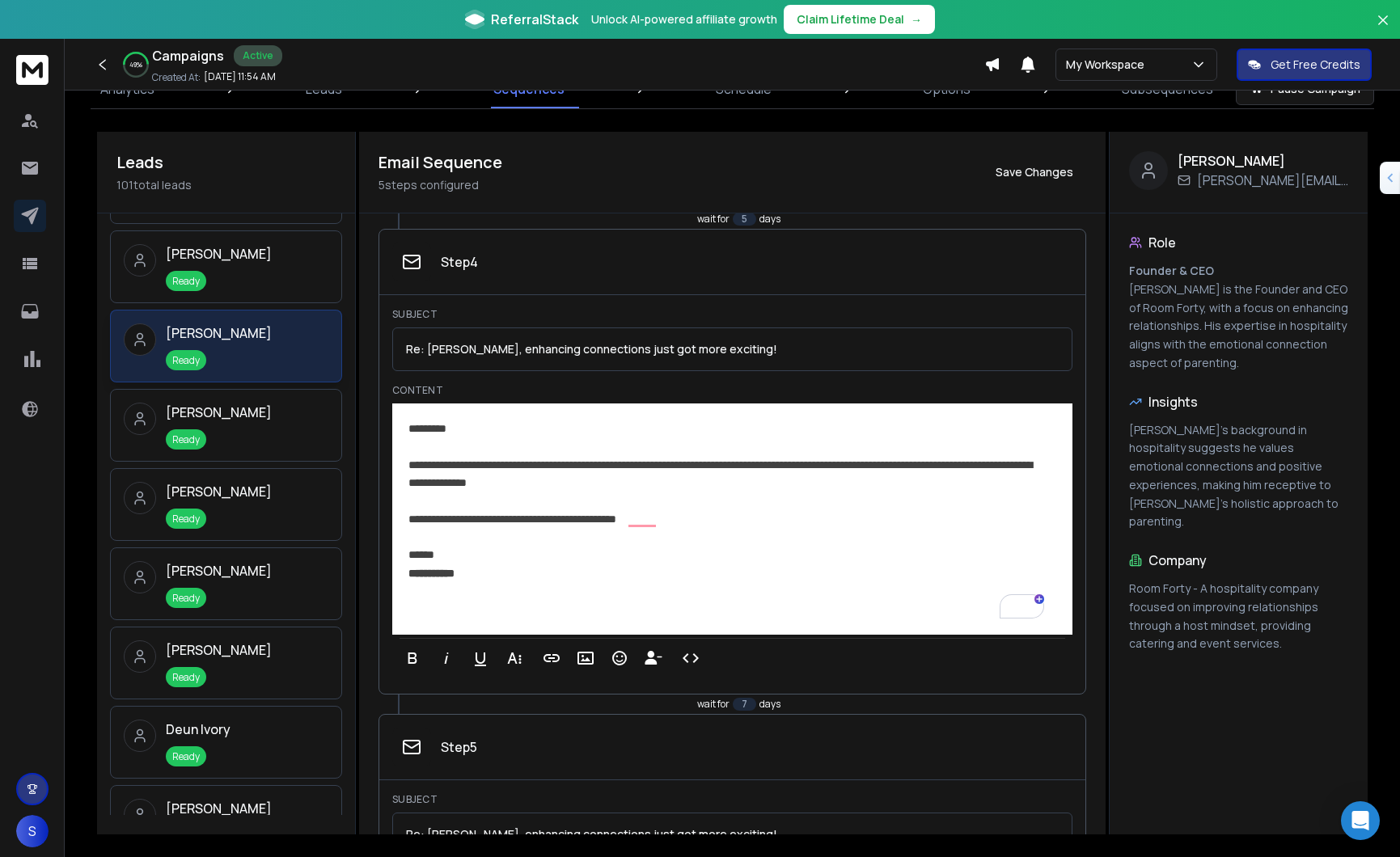
click at [444, 611] on div "To enrich screen reader interactions, please activate Accessibility in Grammarl…" at bounding box center [732, 609] width 648 height 18
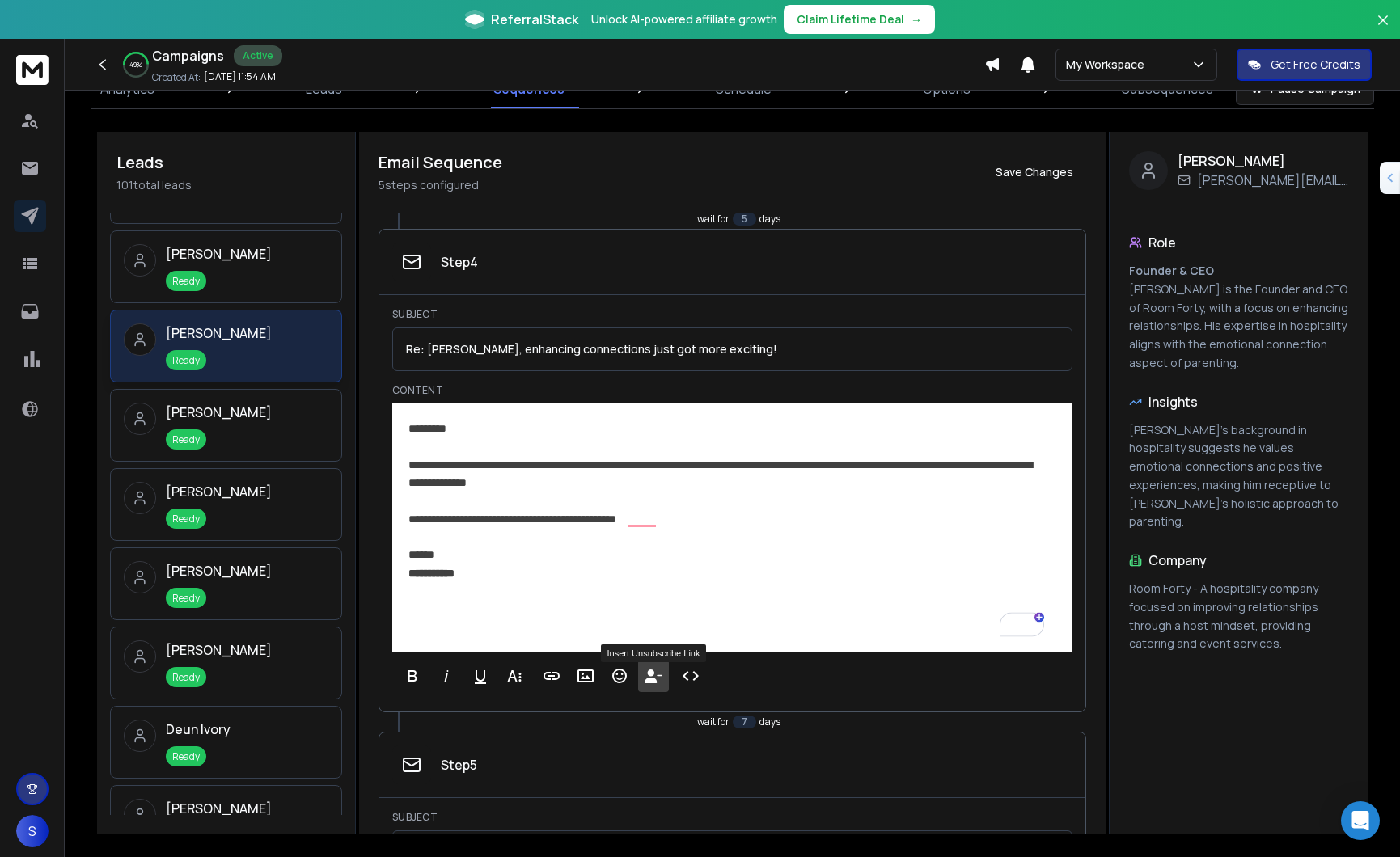
click at [650, 668] on button "Insert Unsubscribe Link" at bounding box center [654, 677] width 31 height 32
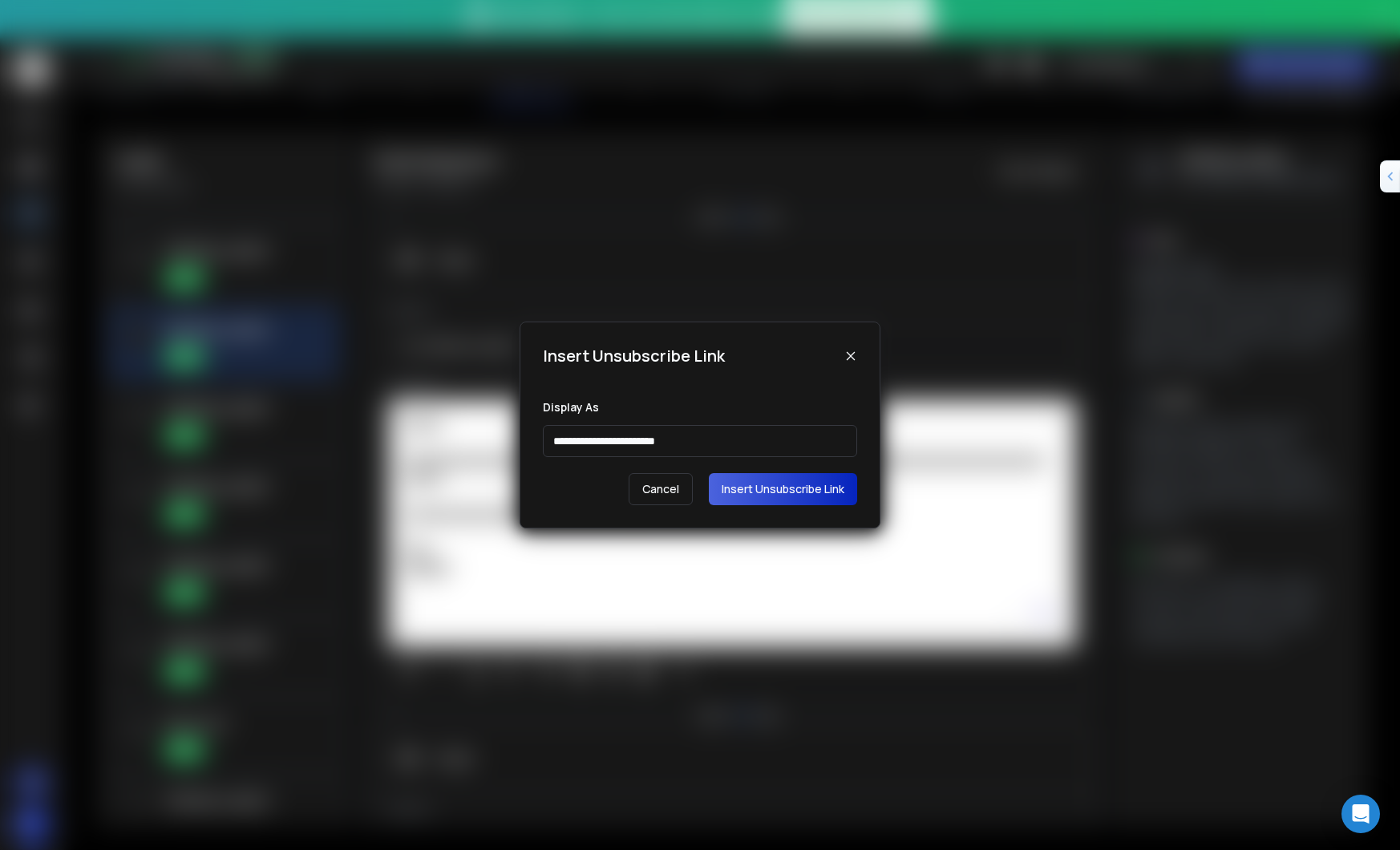
click at [766, 484] on button "Insert Unsubscribe Link" at bounding box center [783, 490] width 148 height 32
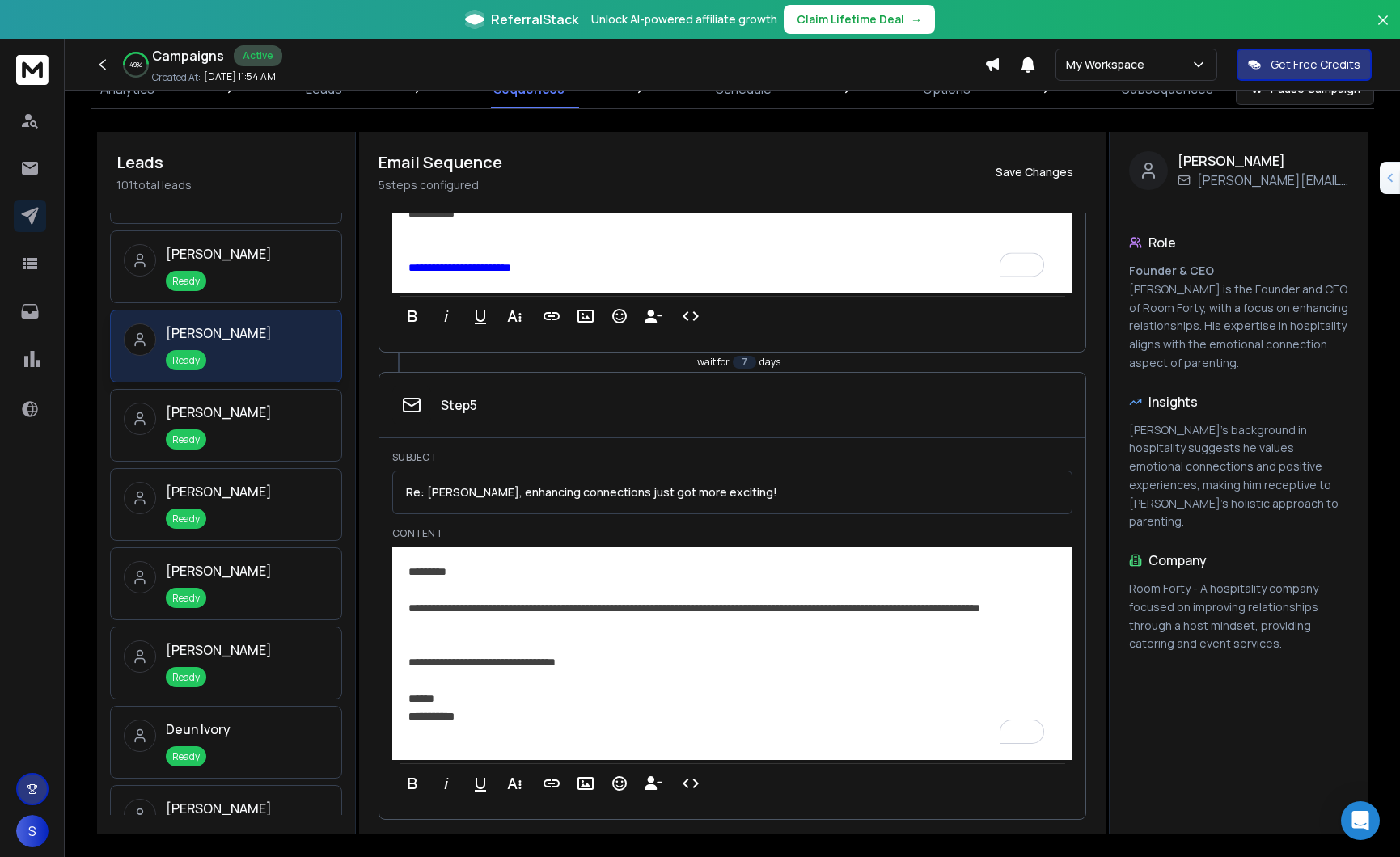
scroll to position [1989, 0]
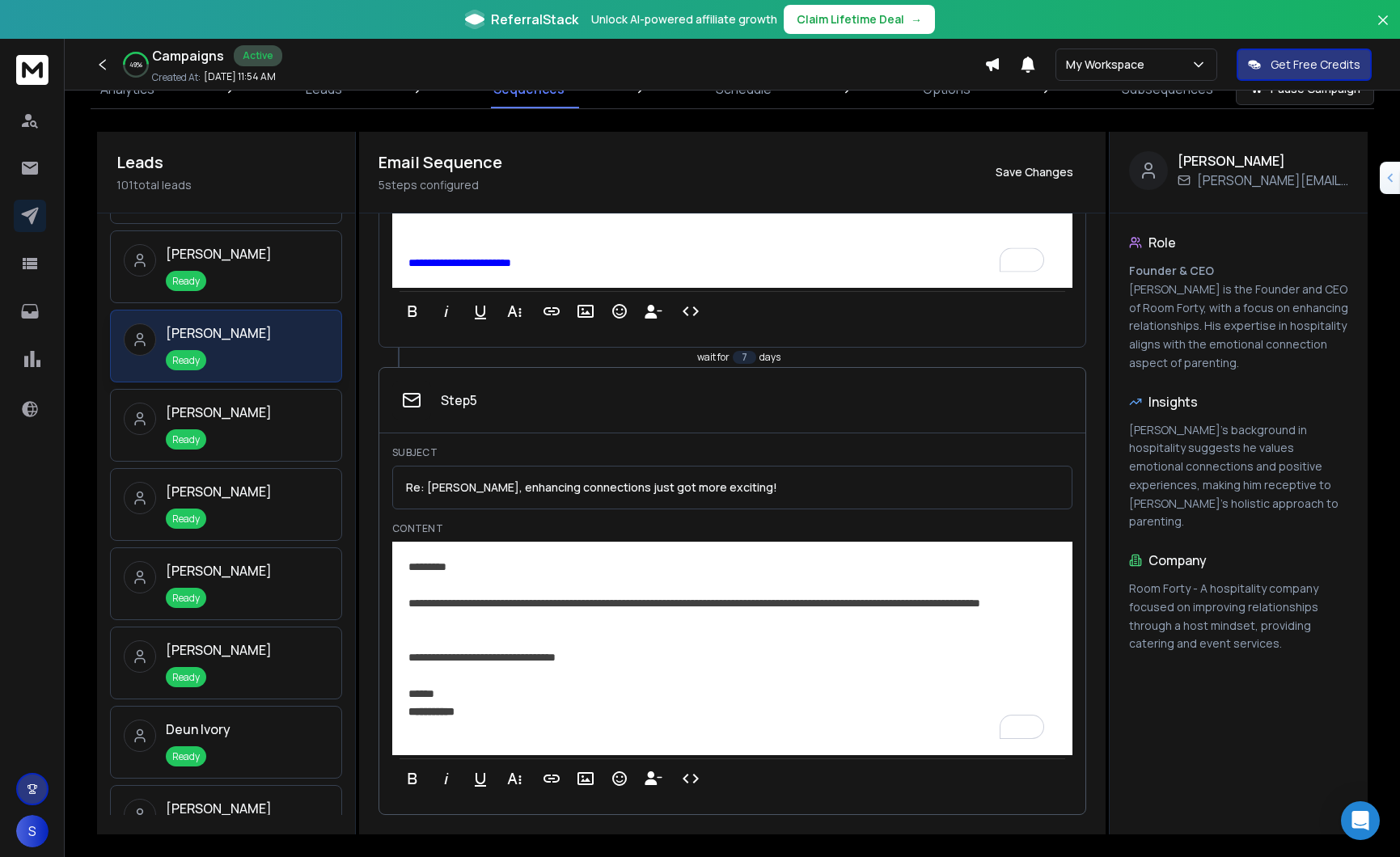
click at [496, 733] on div "To enrich screen reader interactions, please activate Accessibility in Grammarl…" at bounding box center [732, 730] width 648 height 18
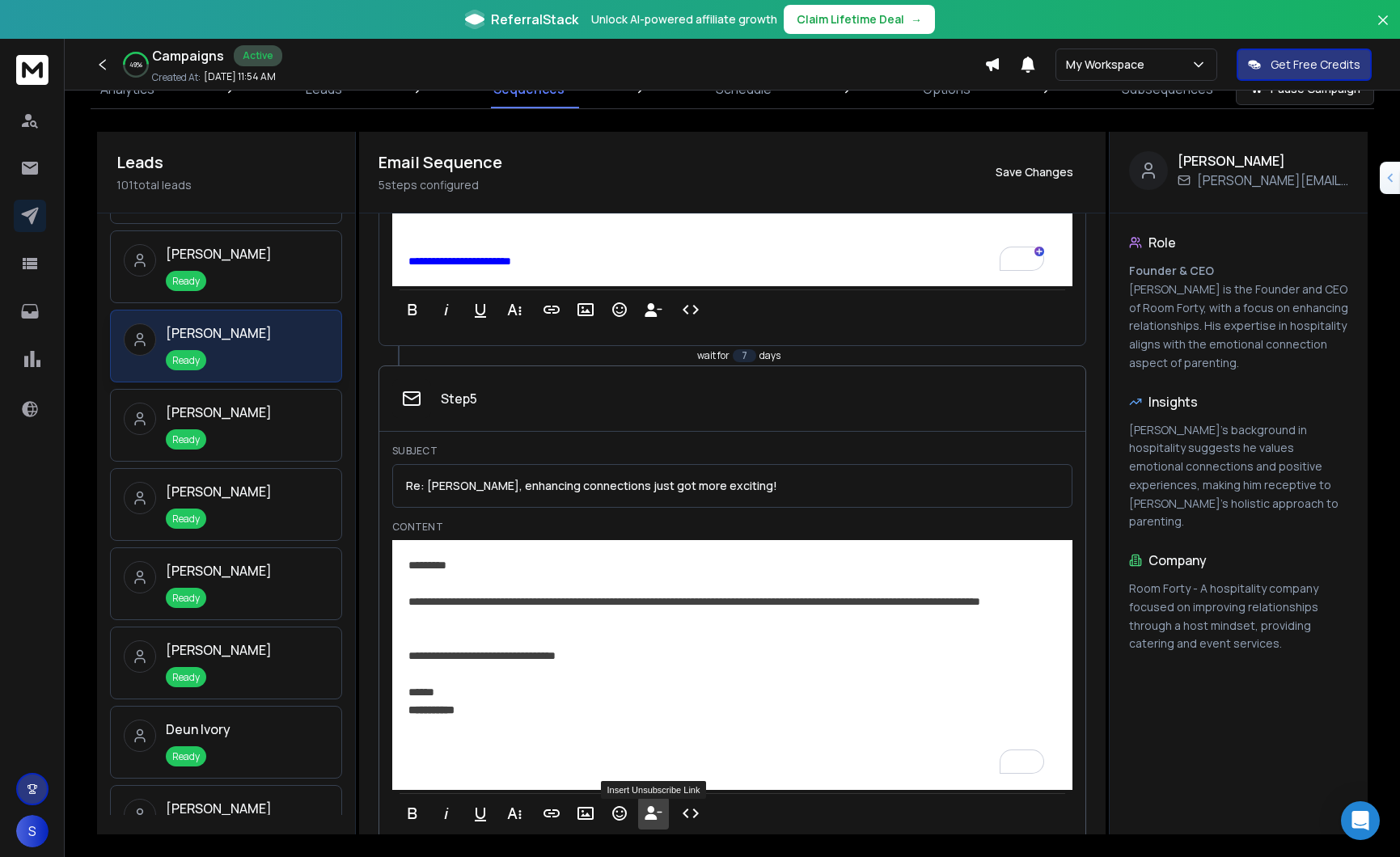
click at [656, 816] on icon "button" at bounding box center [654, 813] width 19 height 14
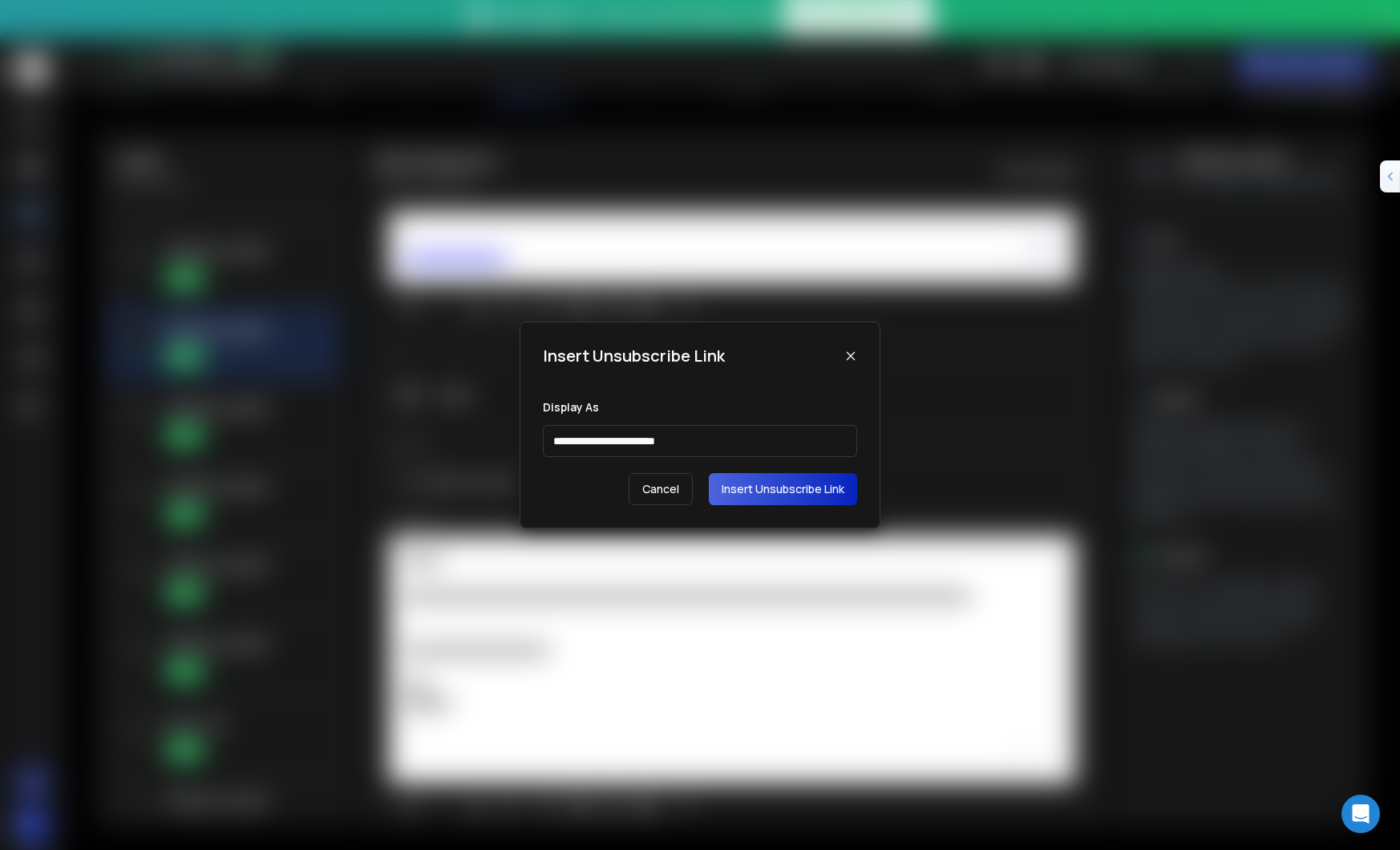
click at [812, 481] on button "Insert Unsubscribe Link" at bounding box center [783, 490] width 148 height 32
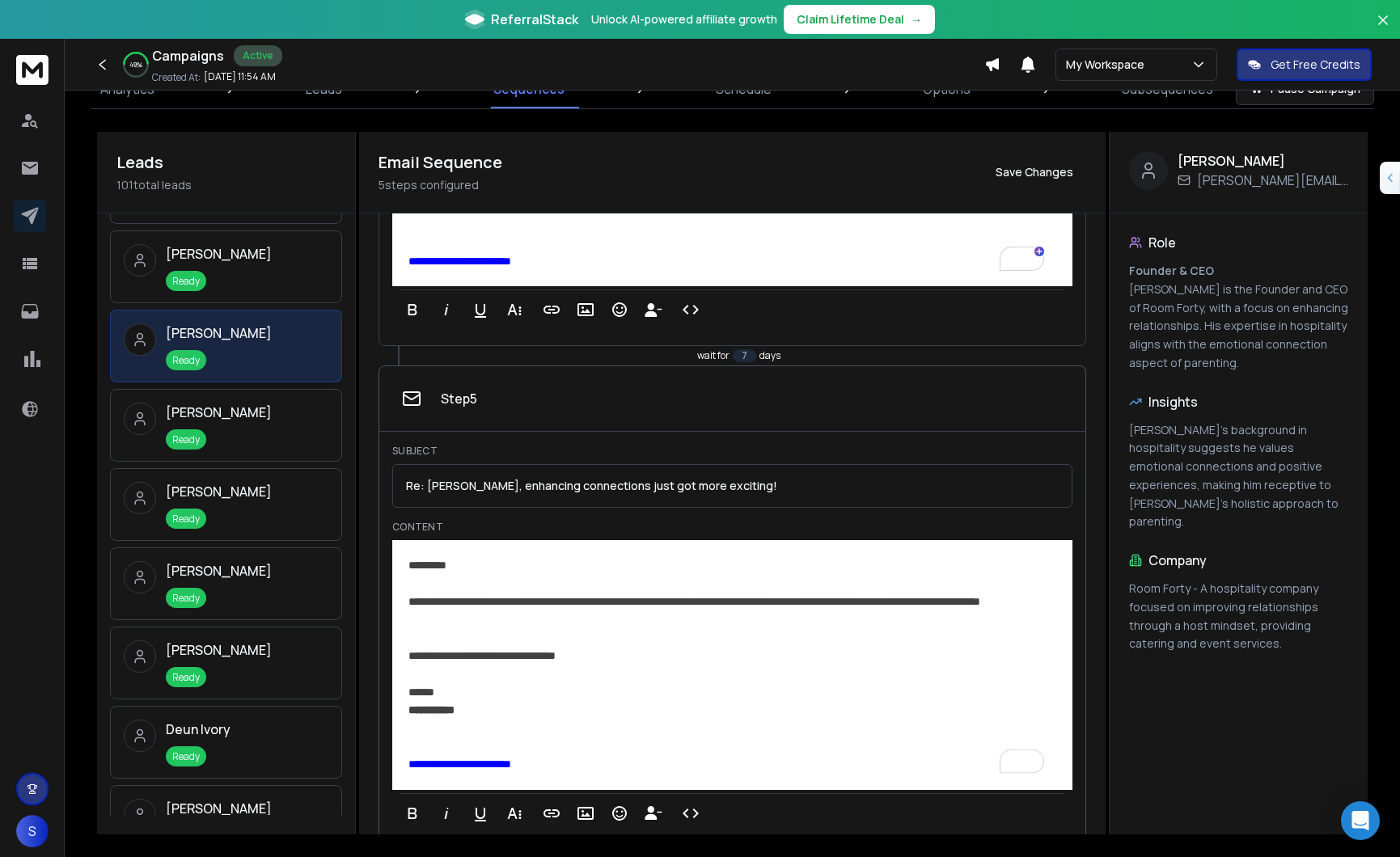
click at [1019, 168] on button "Save Changes" at bounding box center [1034, 172] width 104 height 32
click at [263, 422] on div "Tina C Wong Ready" at bounding box center [247, 426] width 163 height 45
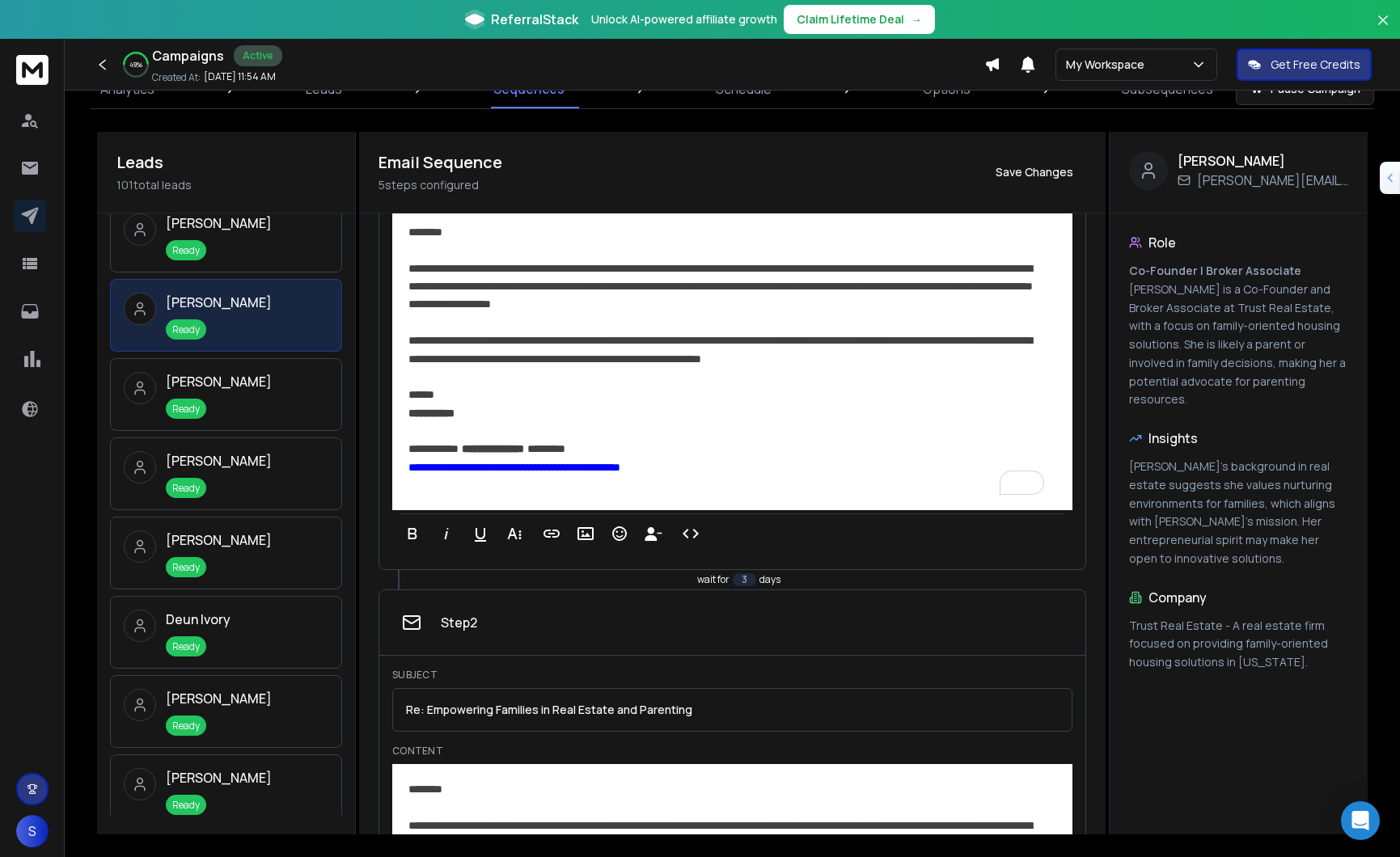
scroll to position [115, 0]
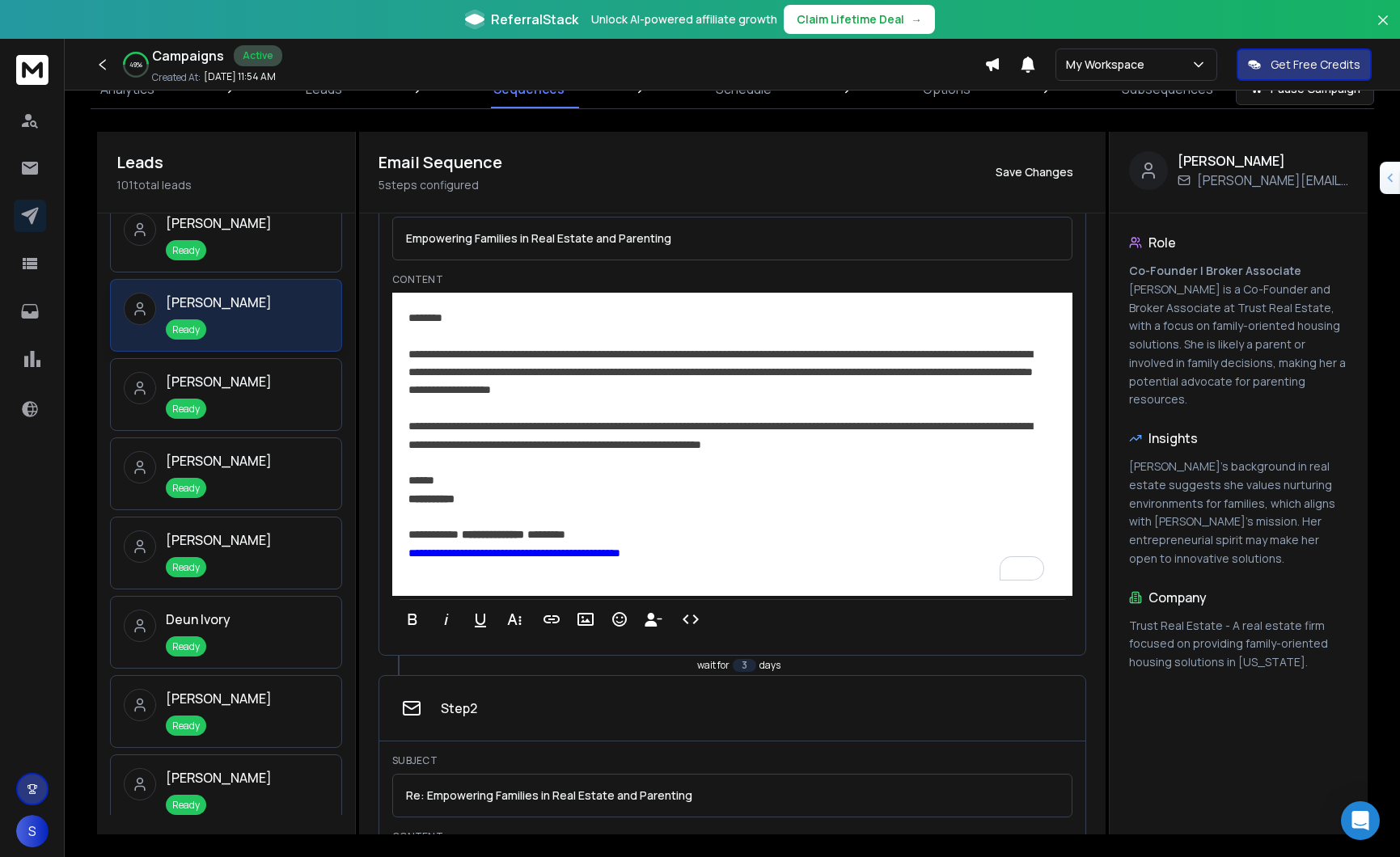
click at [519, 566] on div "To enrich screen reader interactions, please activate Accessibility in Grammarl…" at bounding box center [732, 571] width 648 height 18
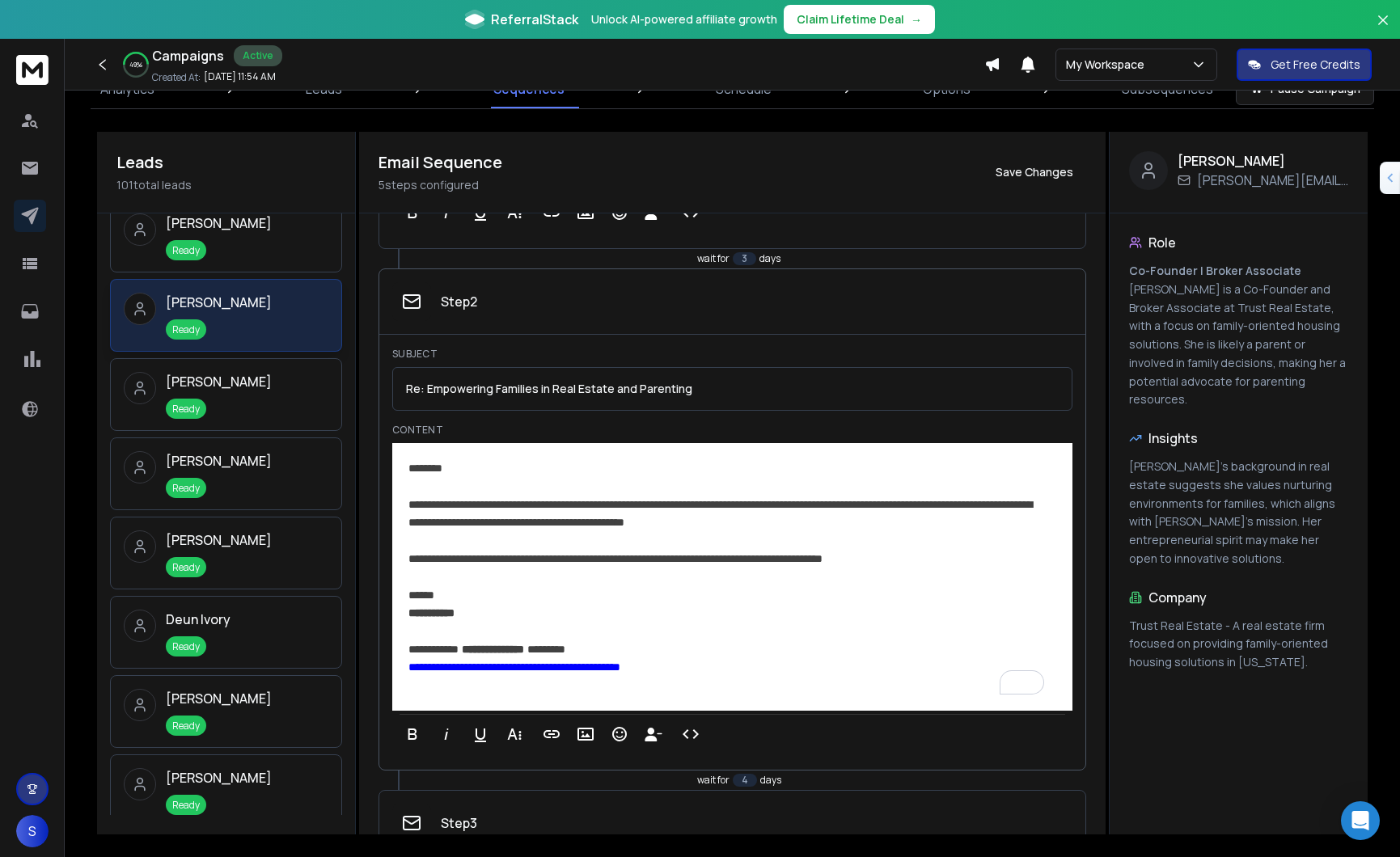
scroll to position [713, 0]
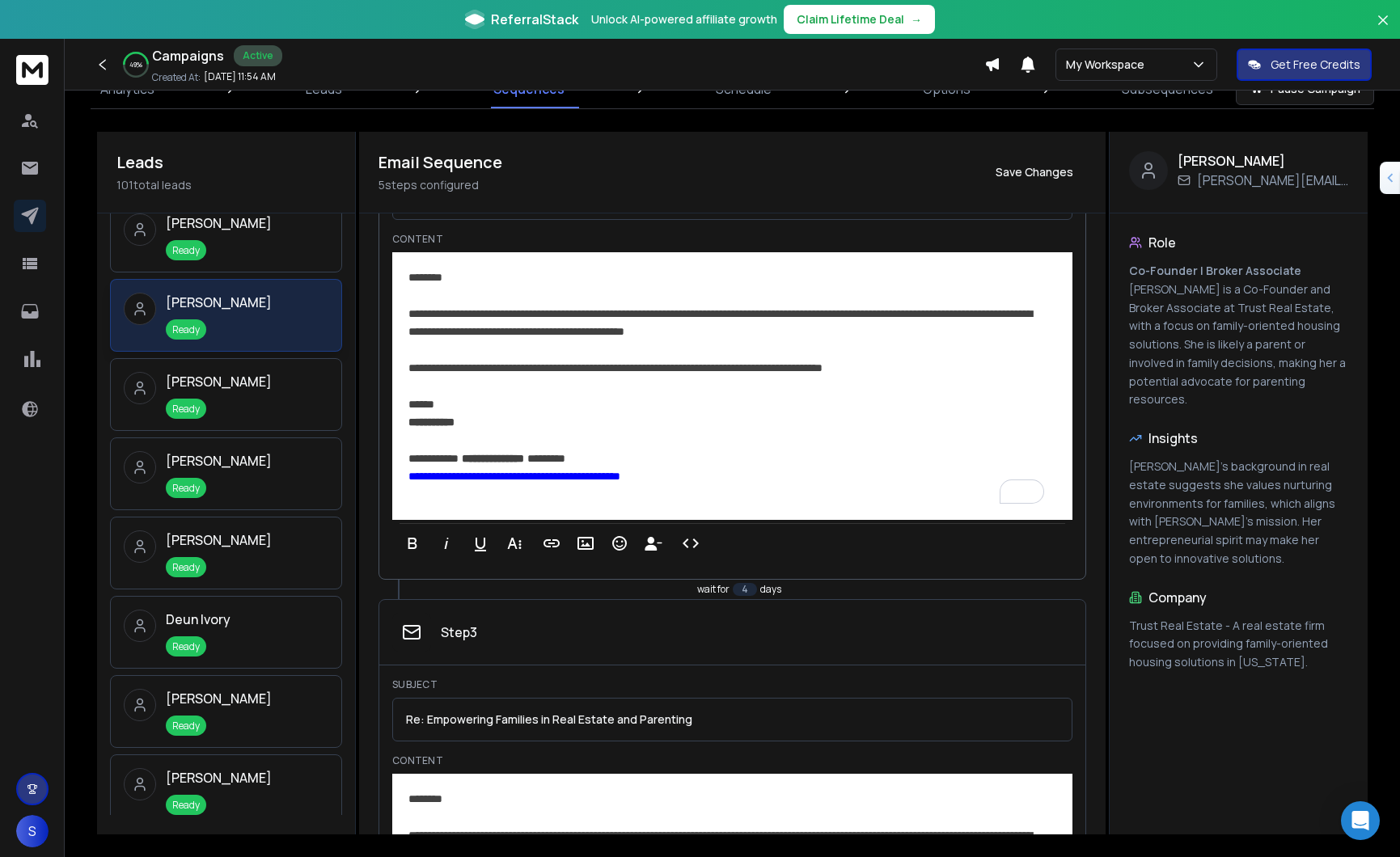
click at [433, 510] on div "**********" at bounding box center [732, 386] width 681 height 268
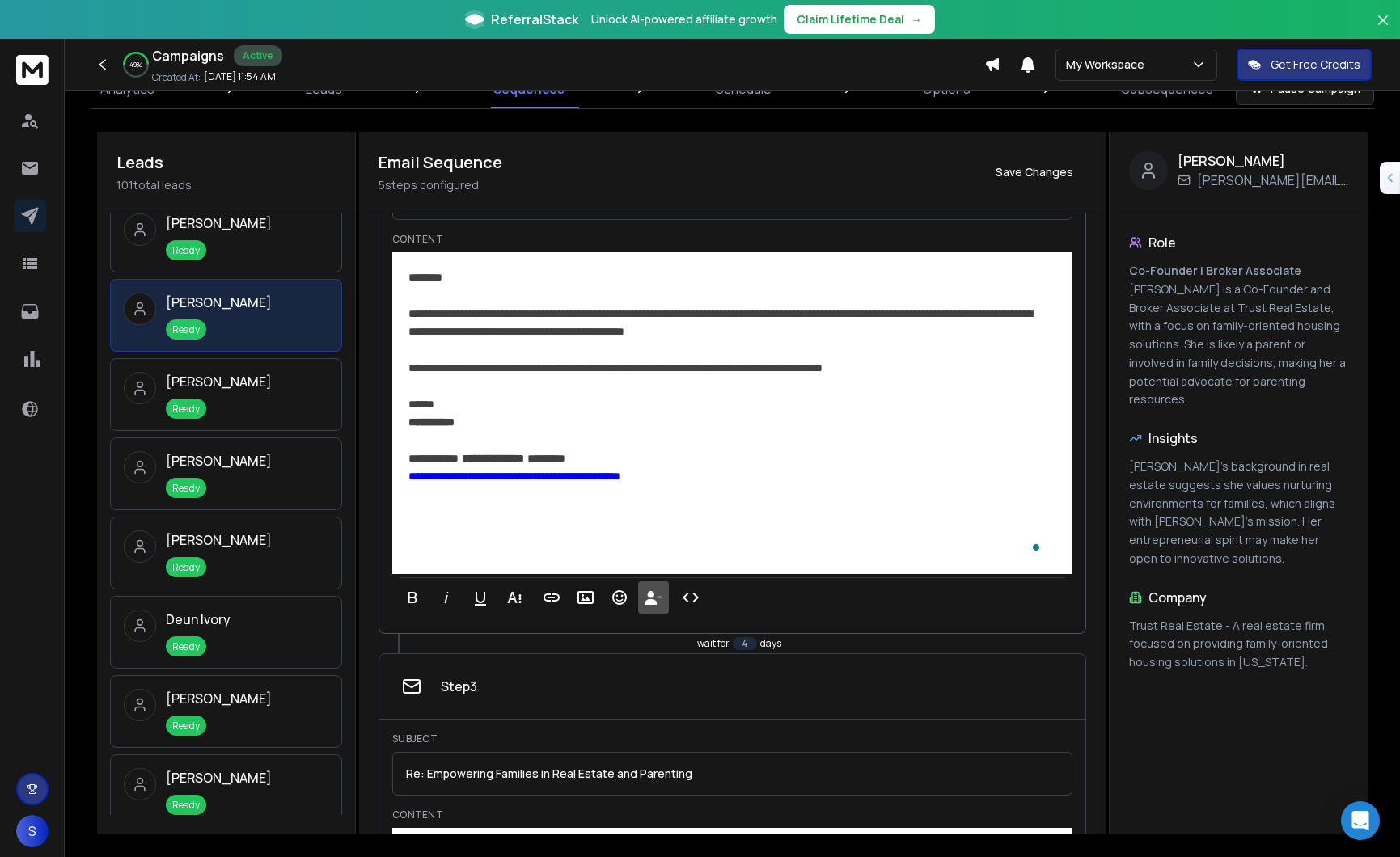
click at [644, 603] on icon "button" at bounding box center [654, 598] width 19 height 14
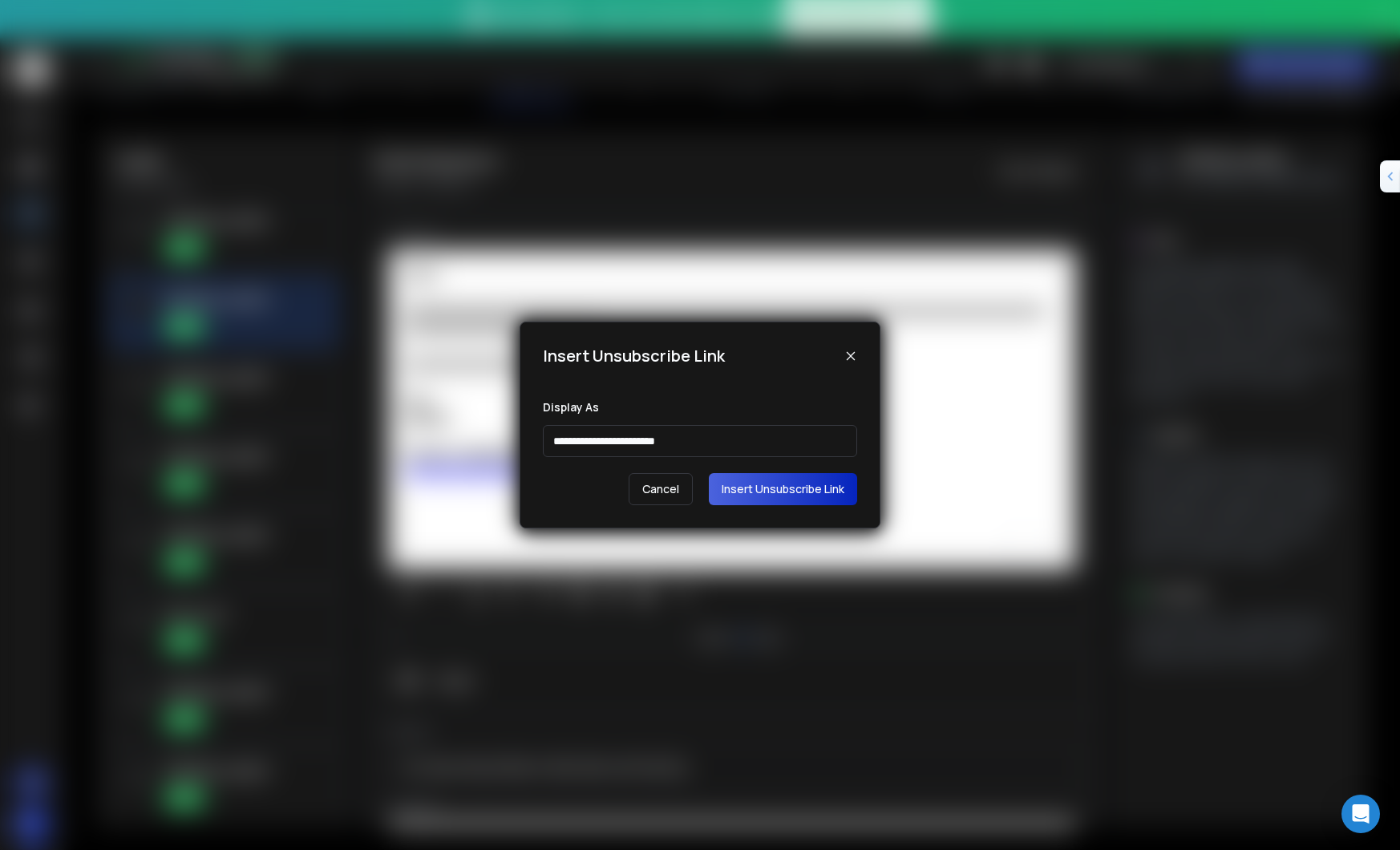
click at [753, 479] on button "Insert Unsubscribe Link" at bounding box center [783, 490] width 148 height 32
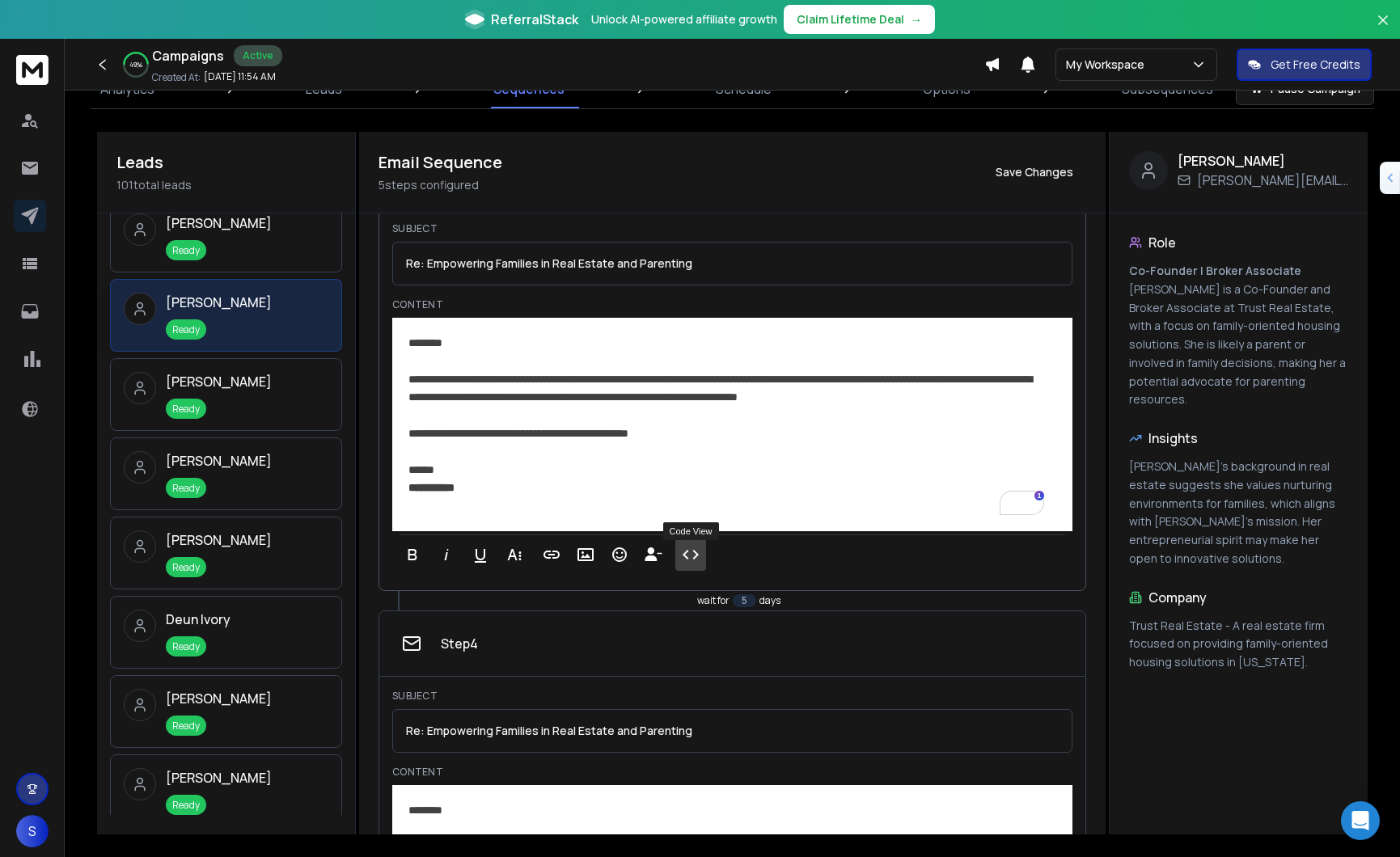
scroll to position [1332, 0]
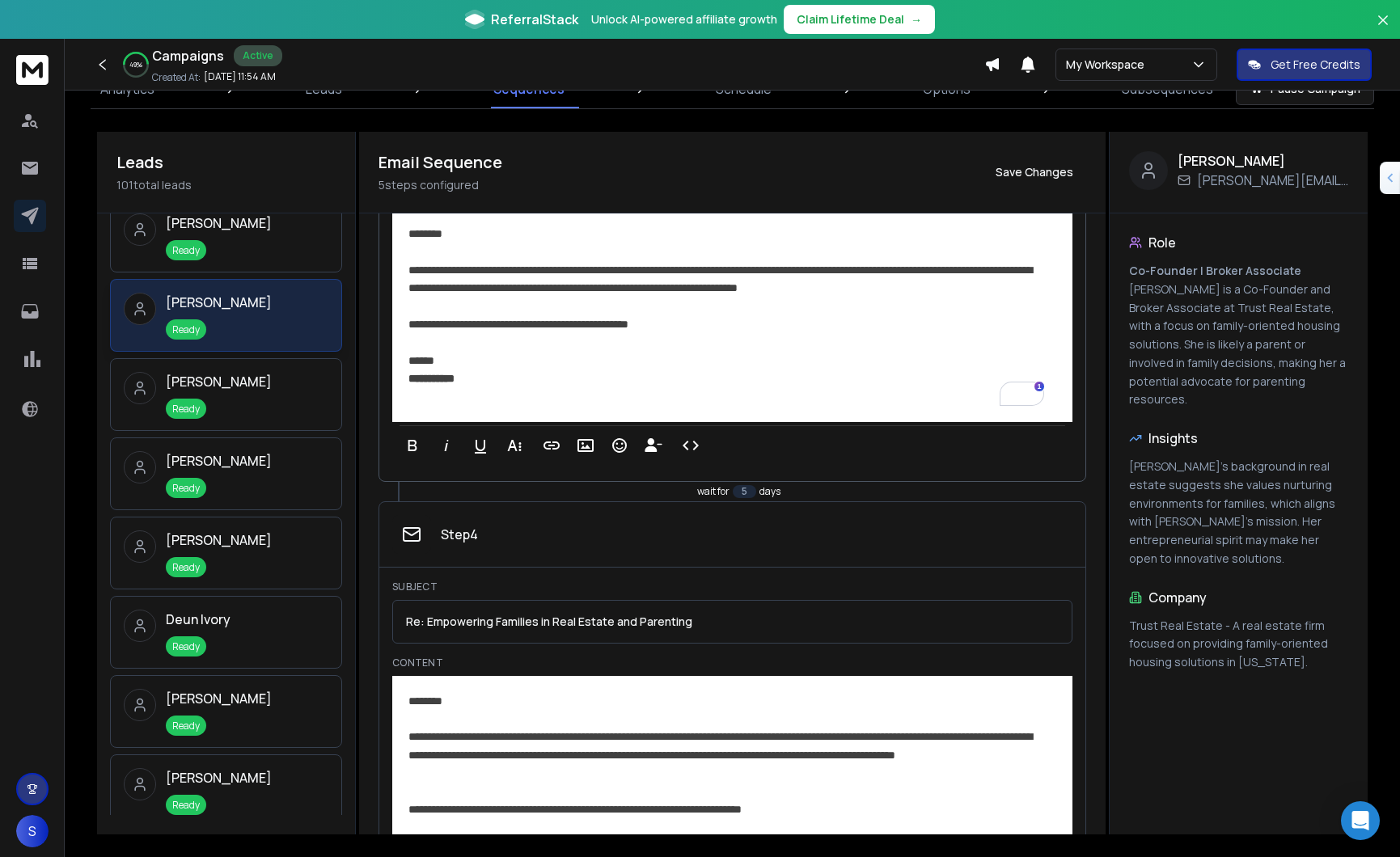
click at [426, 402] on div "To enrich screen reader interactions, please activate Accessibility in Grammarl…" at bounding box center [732, 397] width 648 height 18
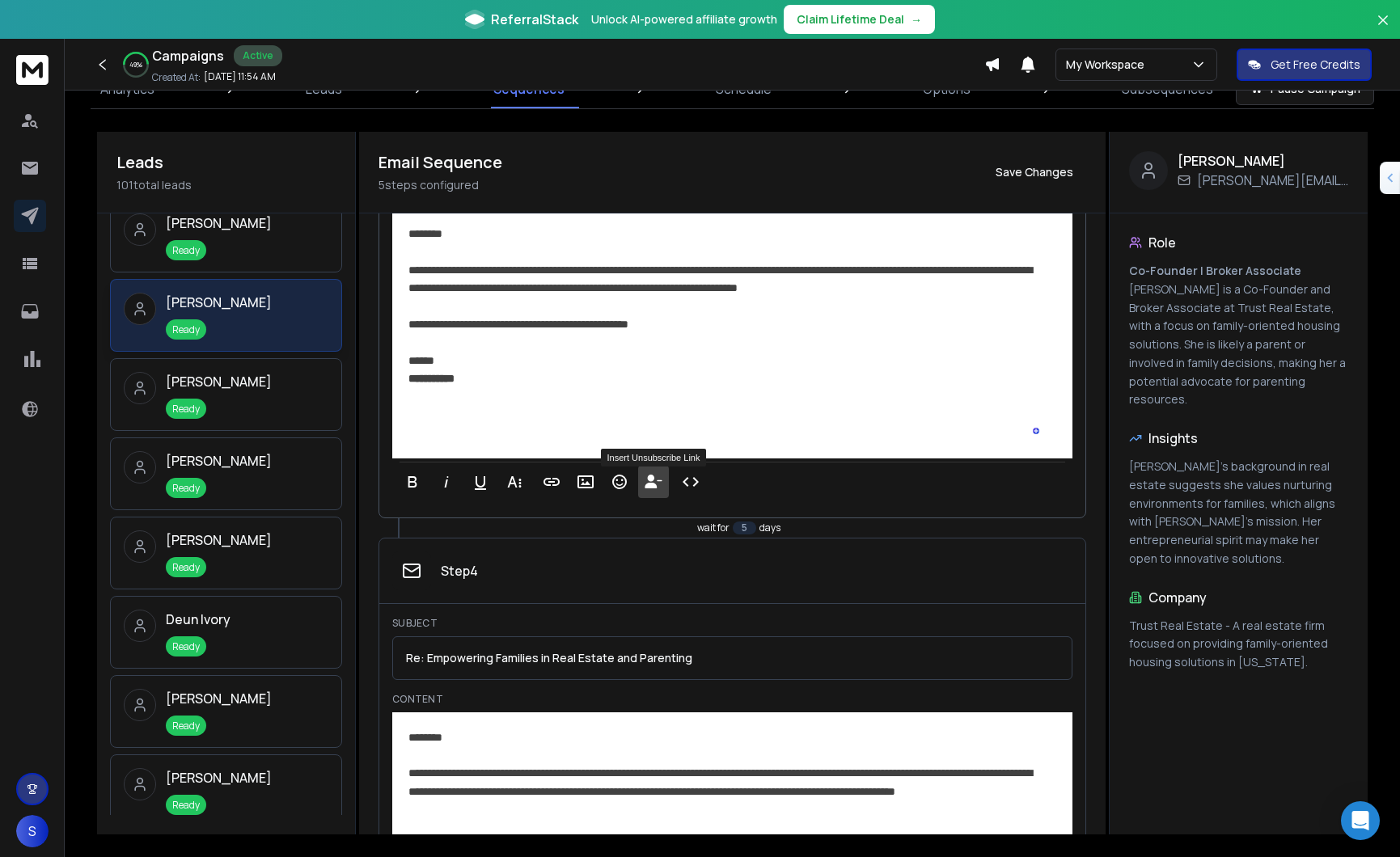
click at [653, 486] on icon "button" at bounding box center [653, 482] width 17 height 14
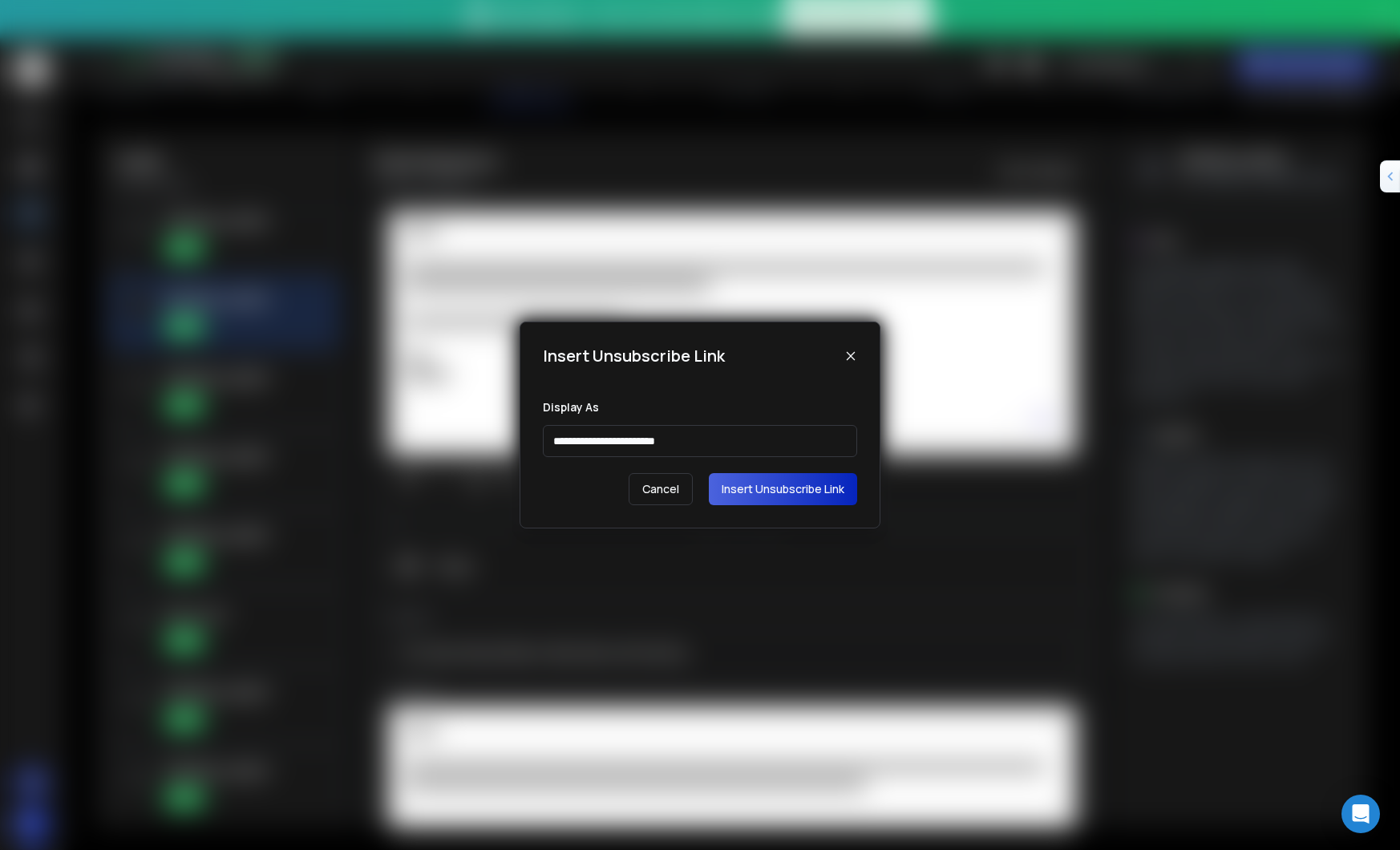
click at [748, 472] on div "**********" at bounding box center [700, 453] width 314 height 106
click at [746, 483] on button "Insert Unsubscribe Link" at bounding box center [783, 490] width 148 height 32
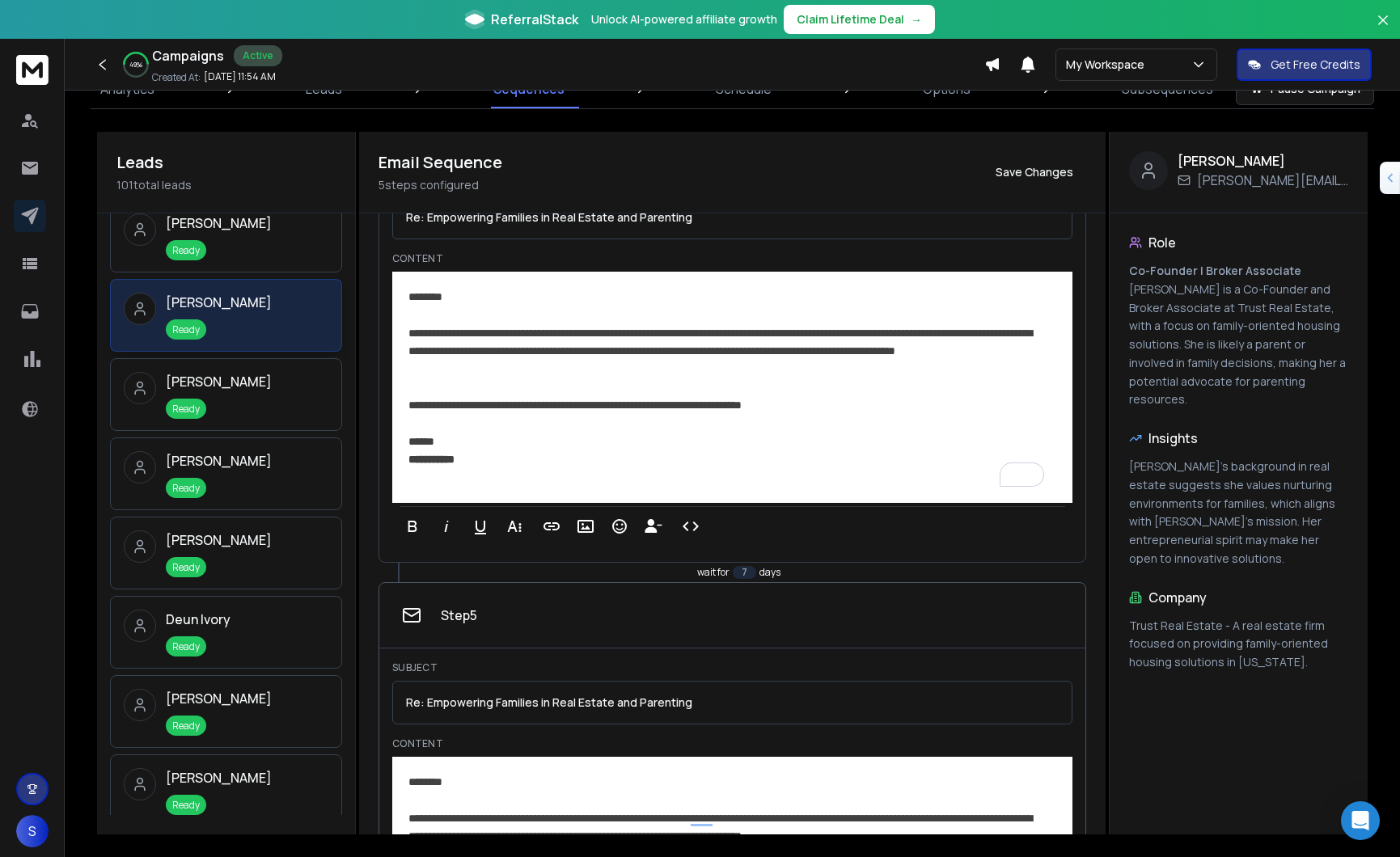
scroll to position [1801, 0]
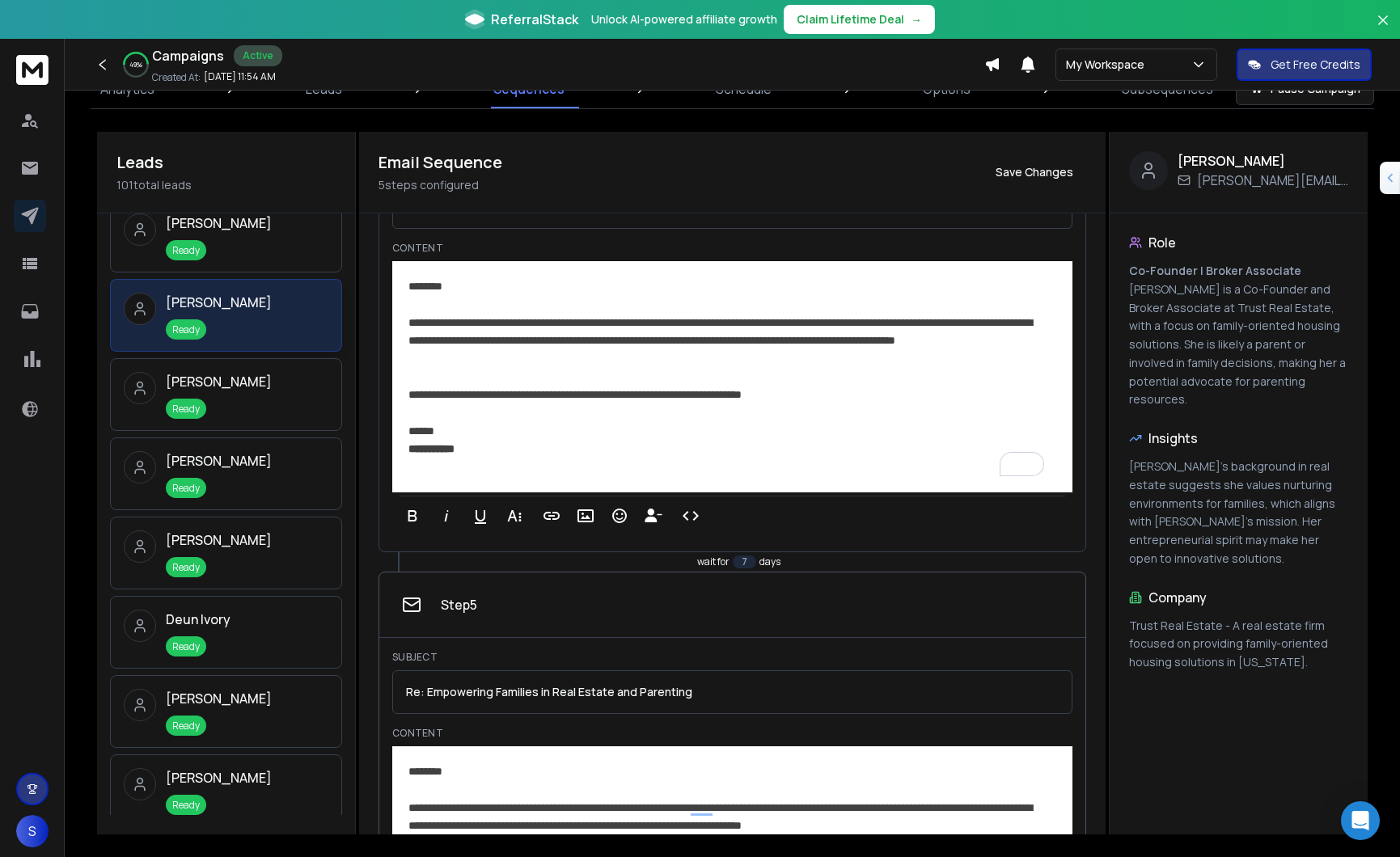
click at [473, 490] on div "**********" at bounding box center [732, 377] width 681 height 231
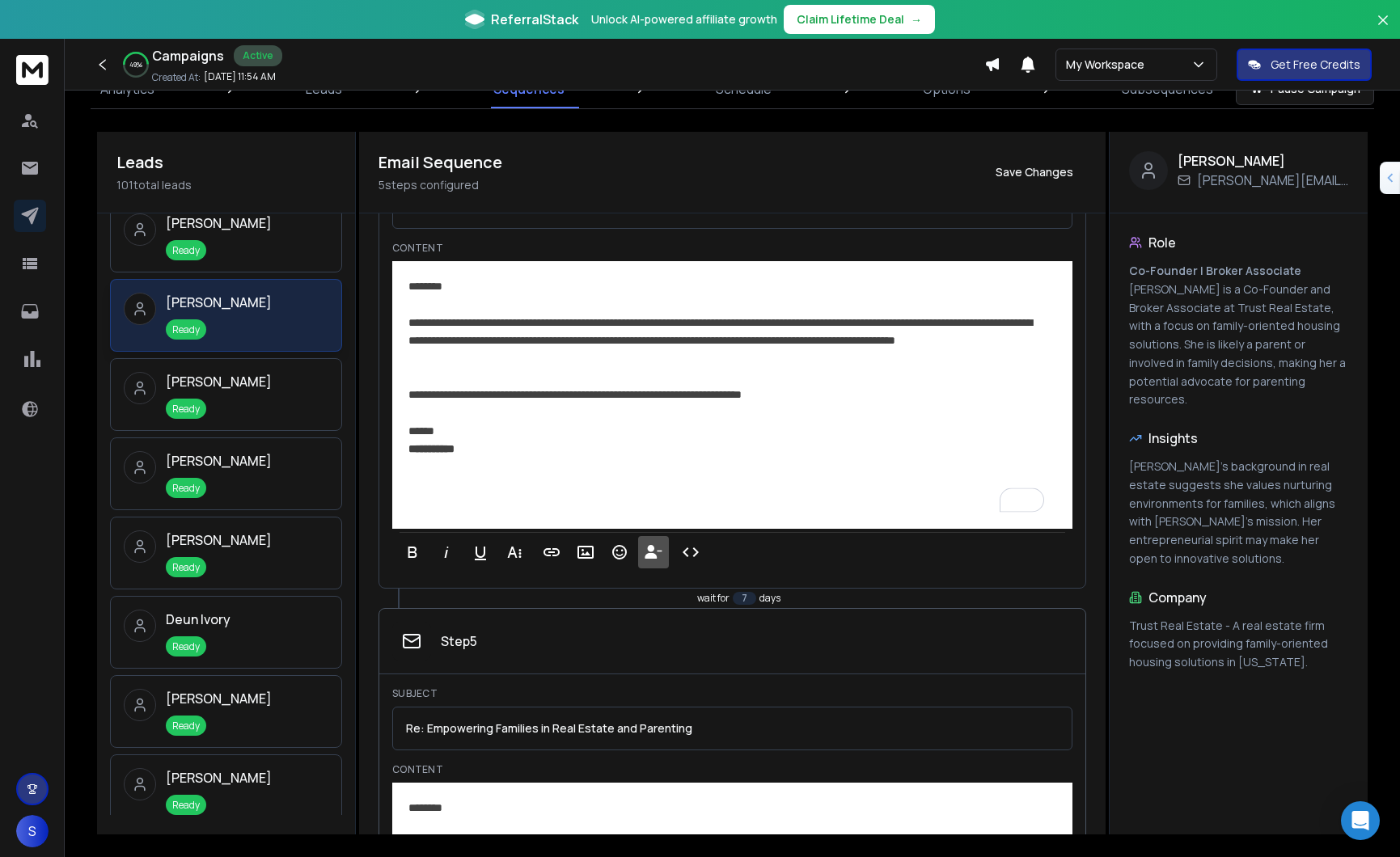
click at [661, 555] on icon "button" at bounding box center [654, 552] width 19 height 14
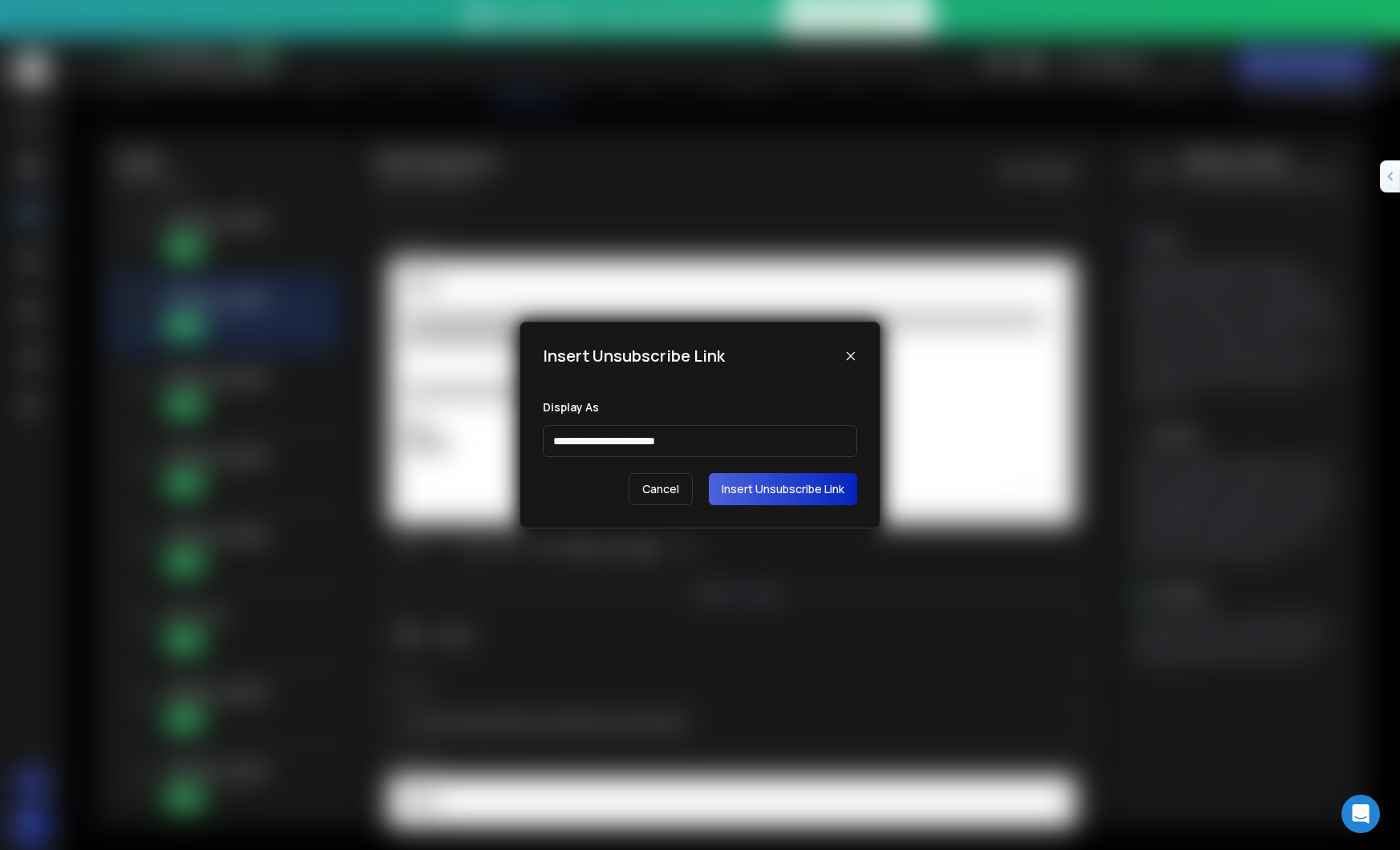
click at [726, 494] on button "Insert Unsubscribe Link" at bounding box center [783, 490] width 148 height 32
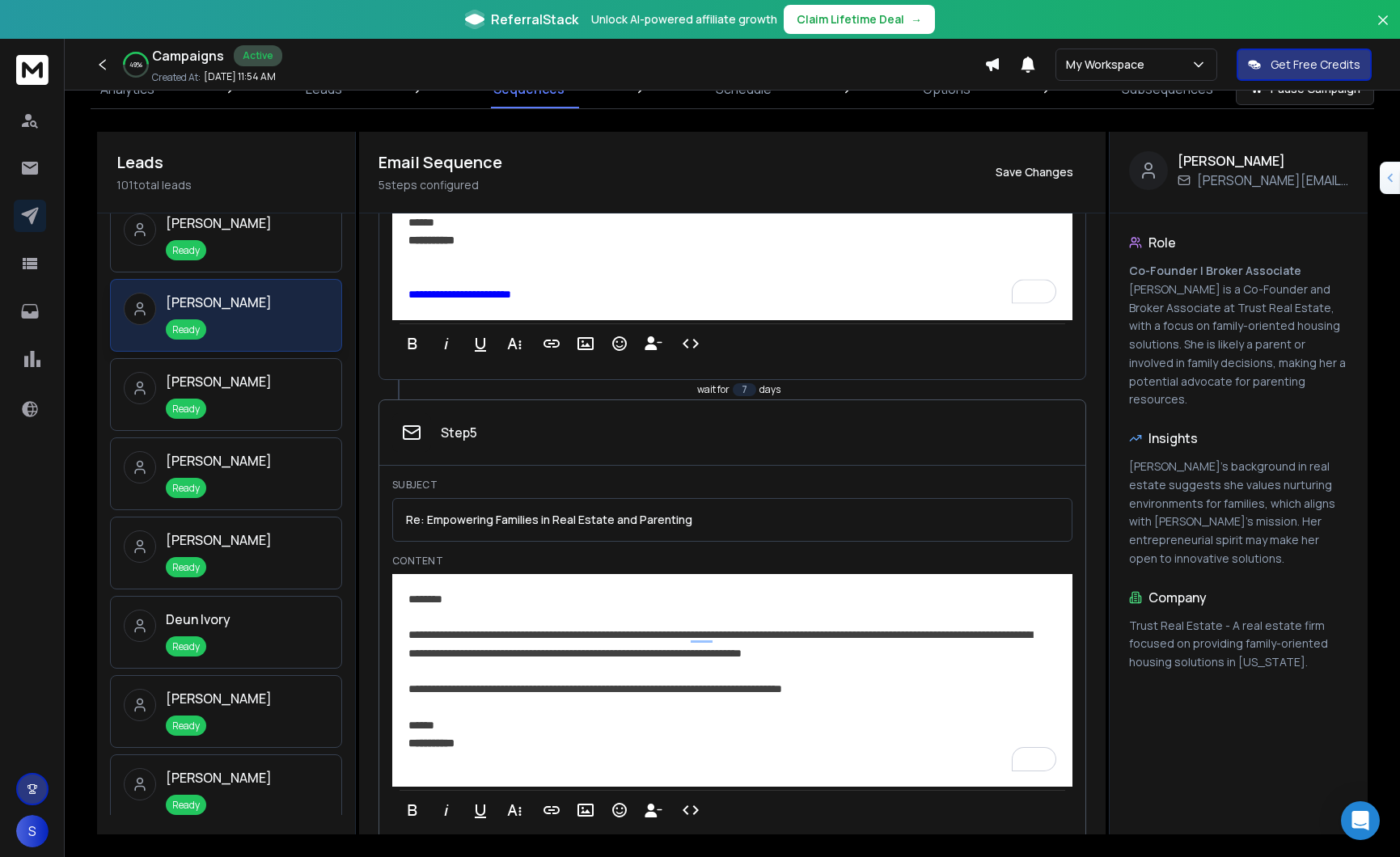
scroll to position [2043, 0]
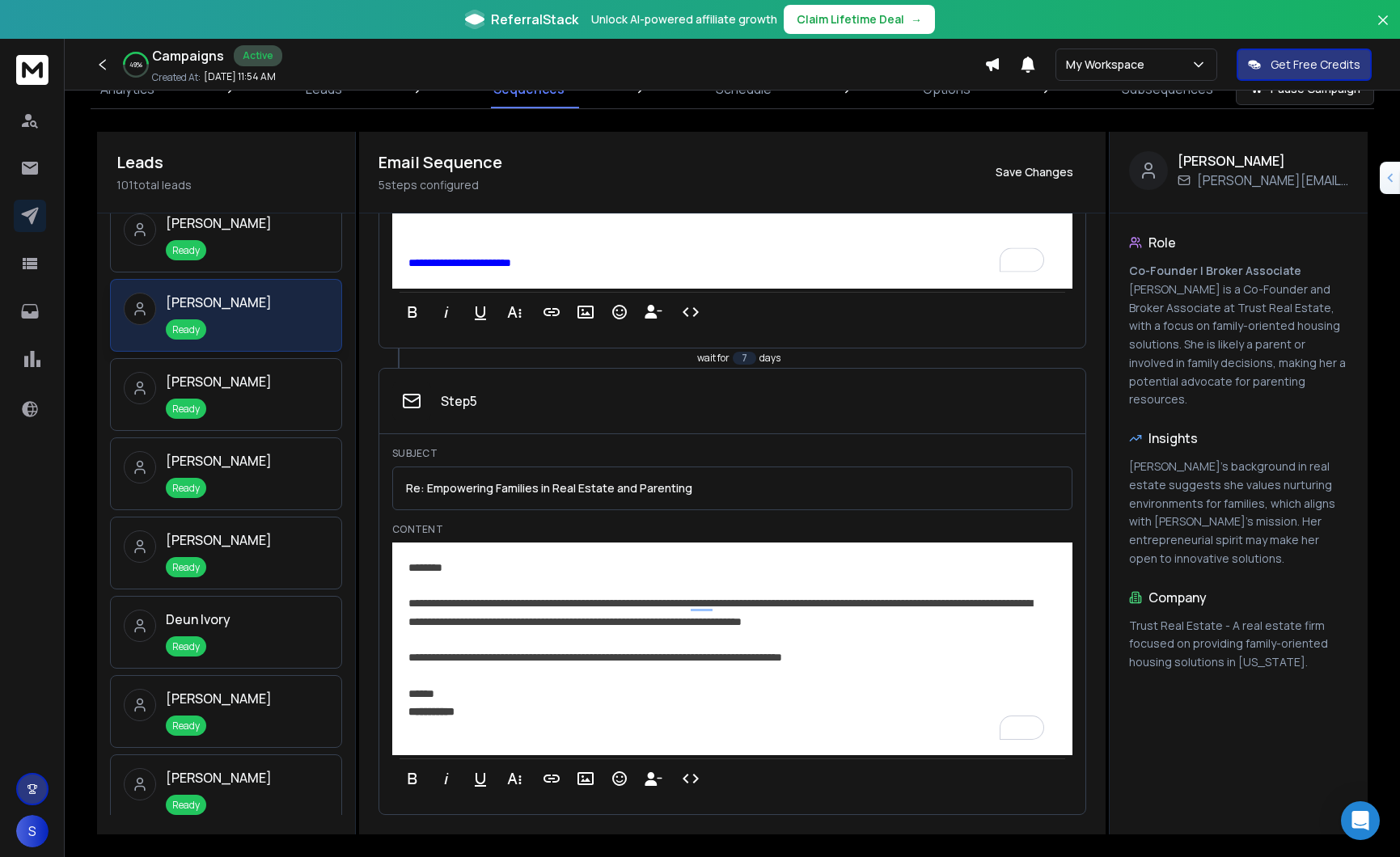
click at [426, 745] on div "**********" at bounding box center [732, 650] width 681 height 214
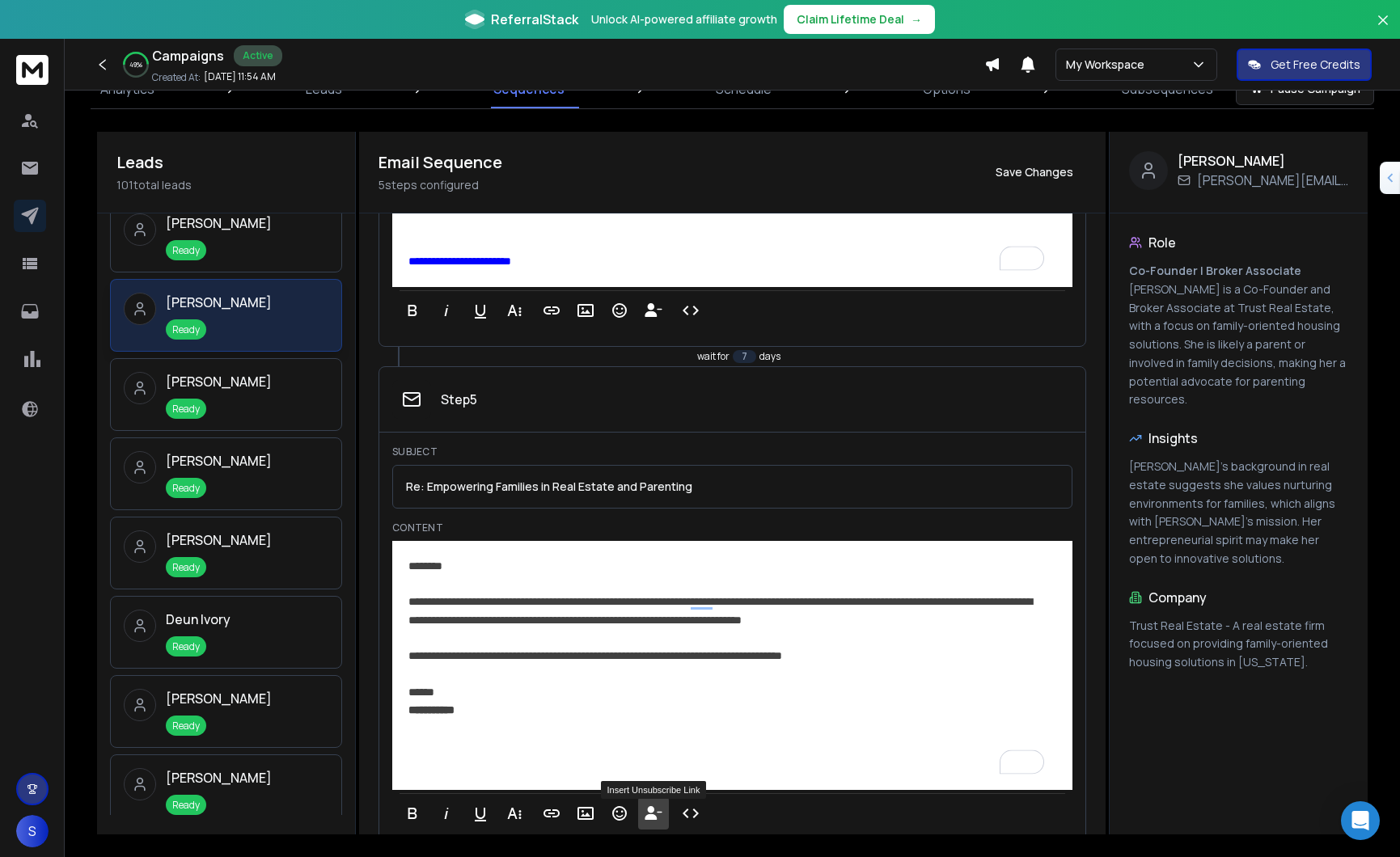
click at [656, 821] on icon "button" at bounding box center [653, 813] width 17 height 14
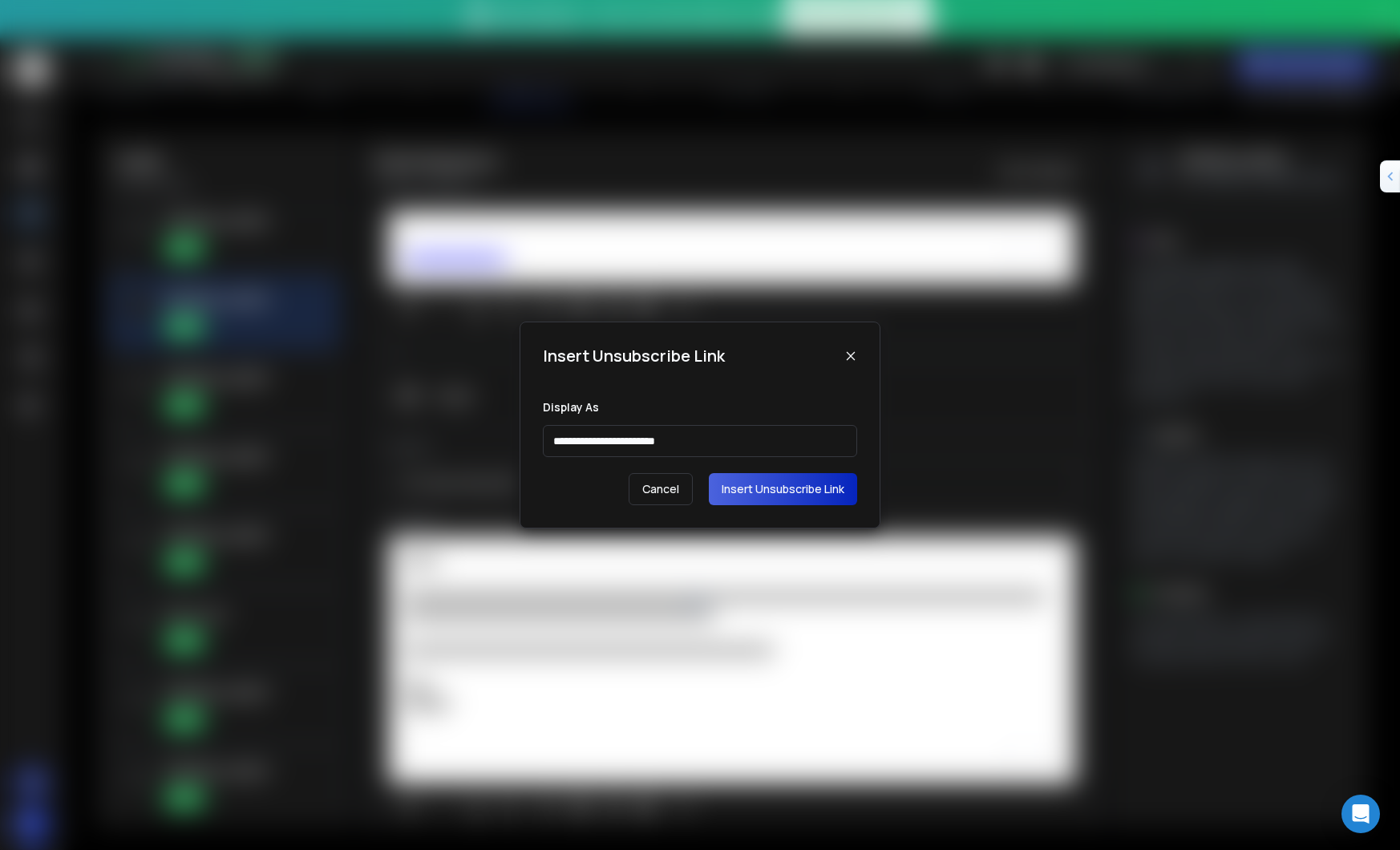
click at [774, 493] on button "Insert Unsubscribe Link" at bounding box center [783, 490] width 148 height 32
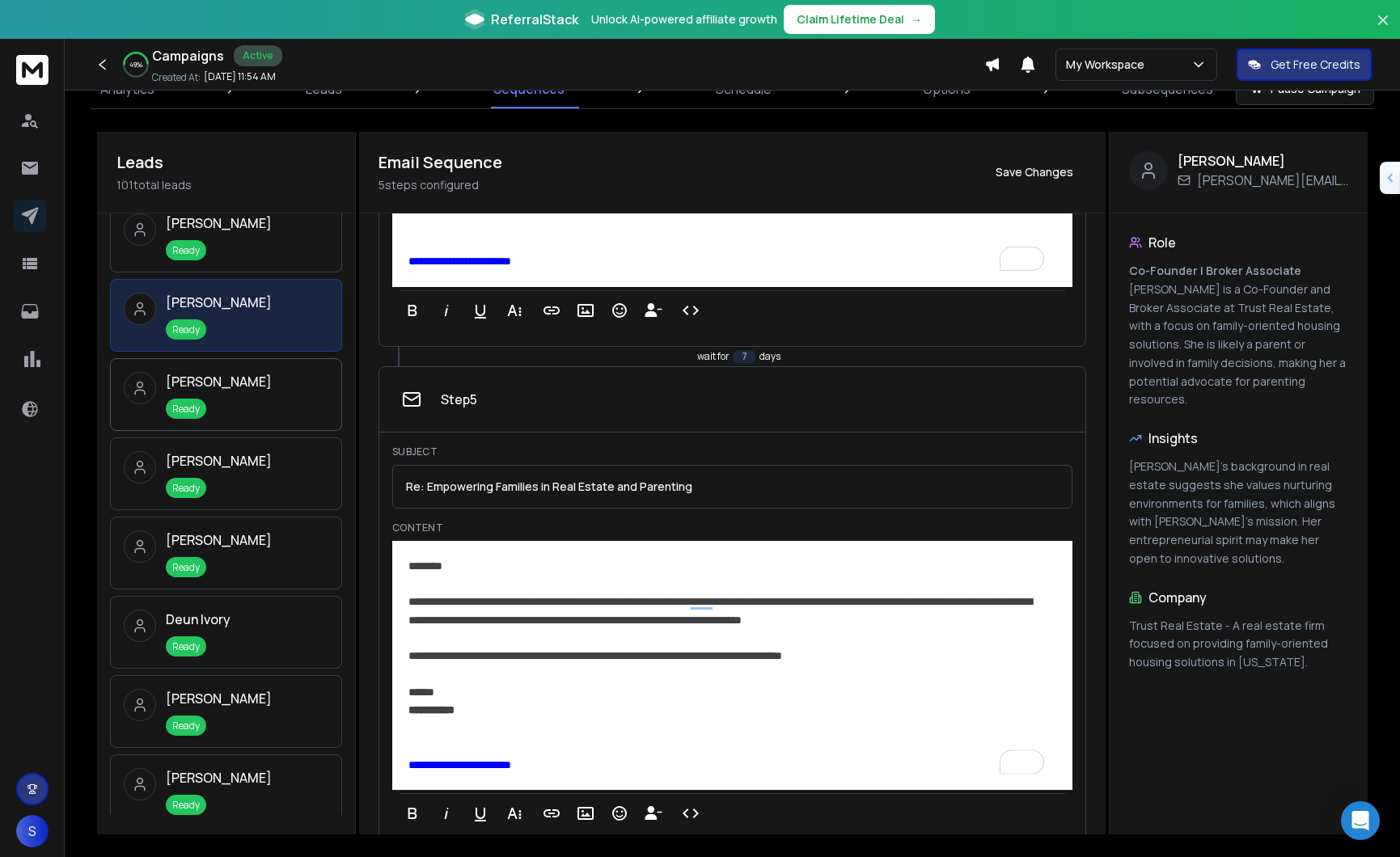
click at [252, 388] on h3 "[PERSON_NAME]" at bounding box center [218, 382] width 106 height 19
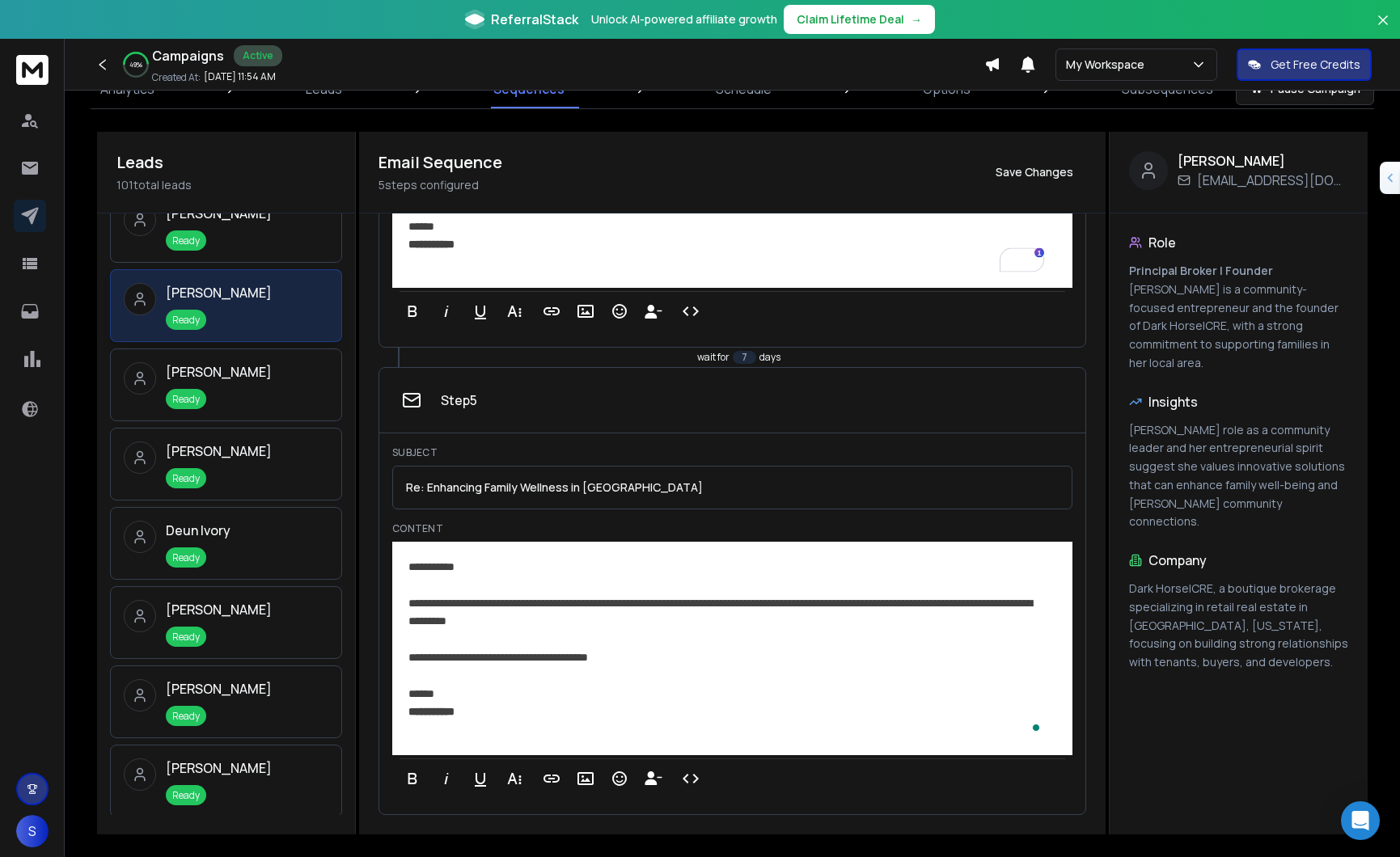
scroll to position [1960, 0]
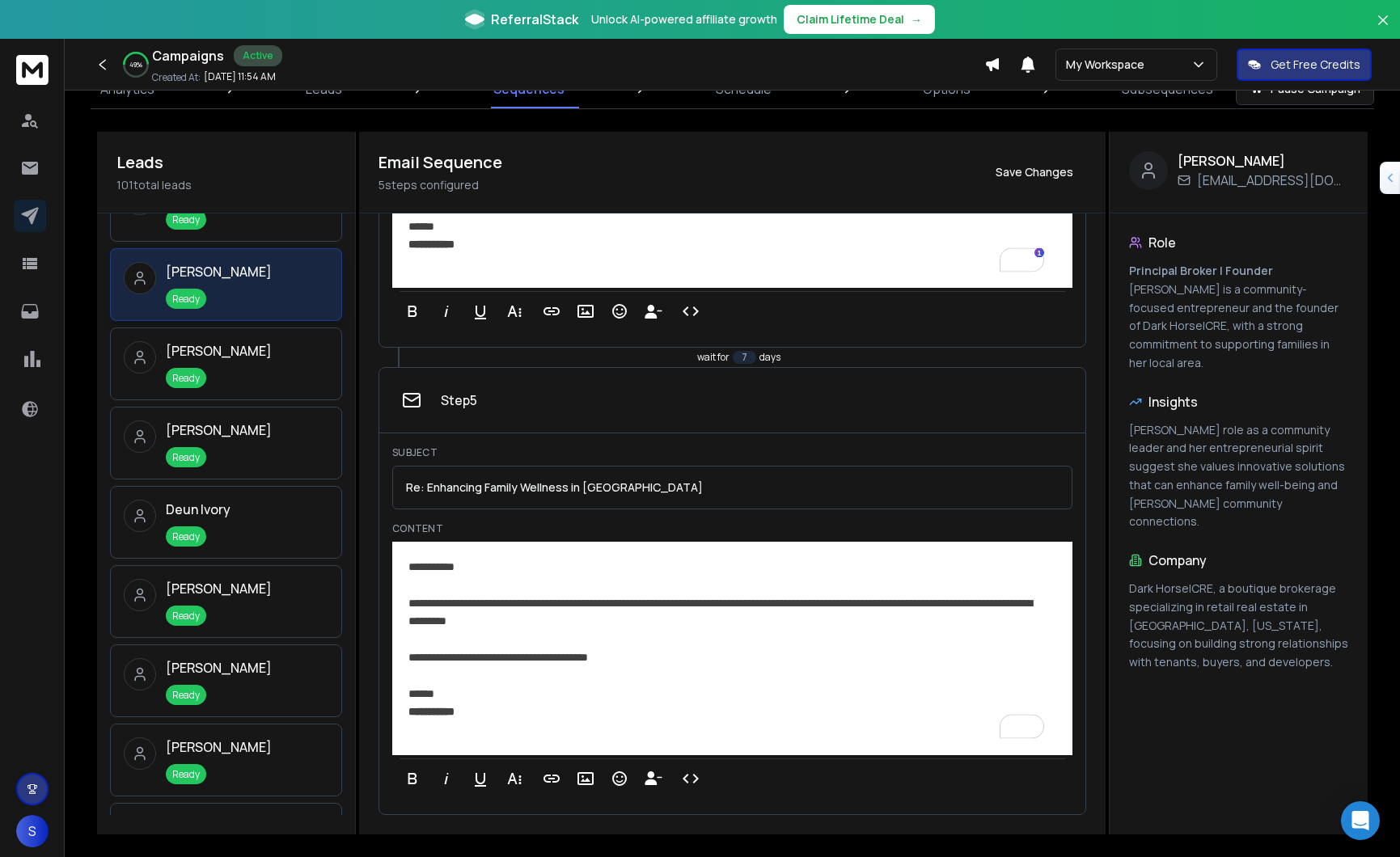
click at [1052, 182] on button "Save Changes" at bounding box center [1034, 172] width 104 height 32
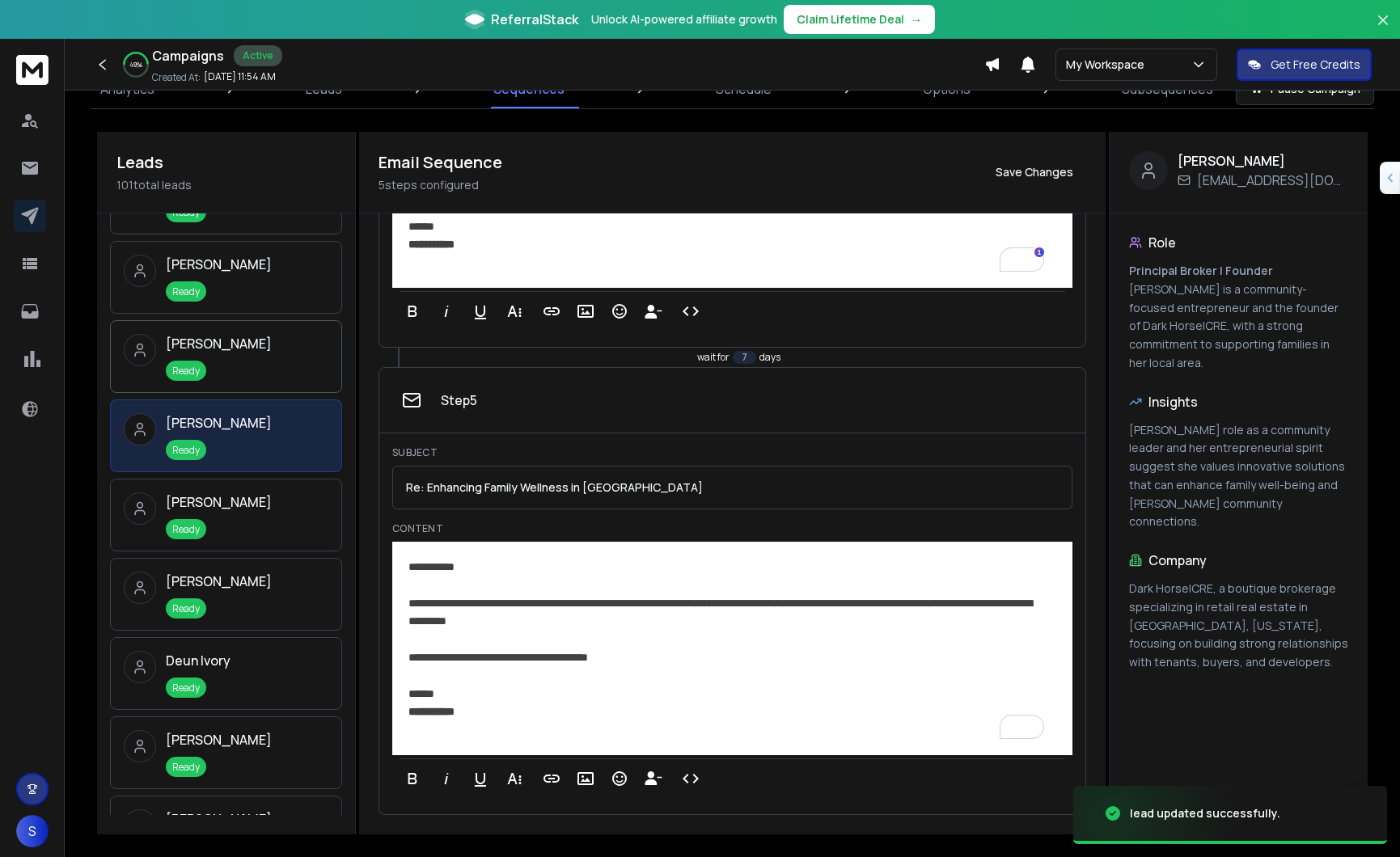
scroll to position [1891, 0]
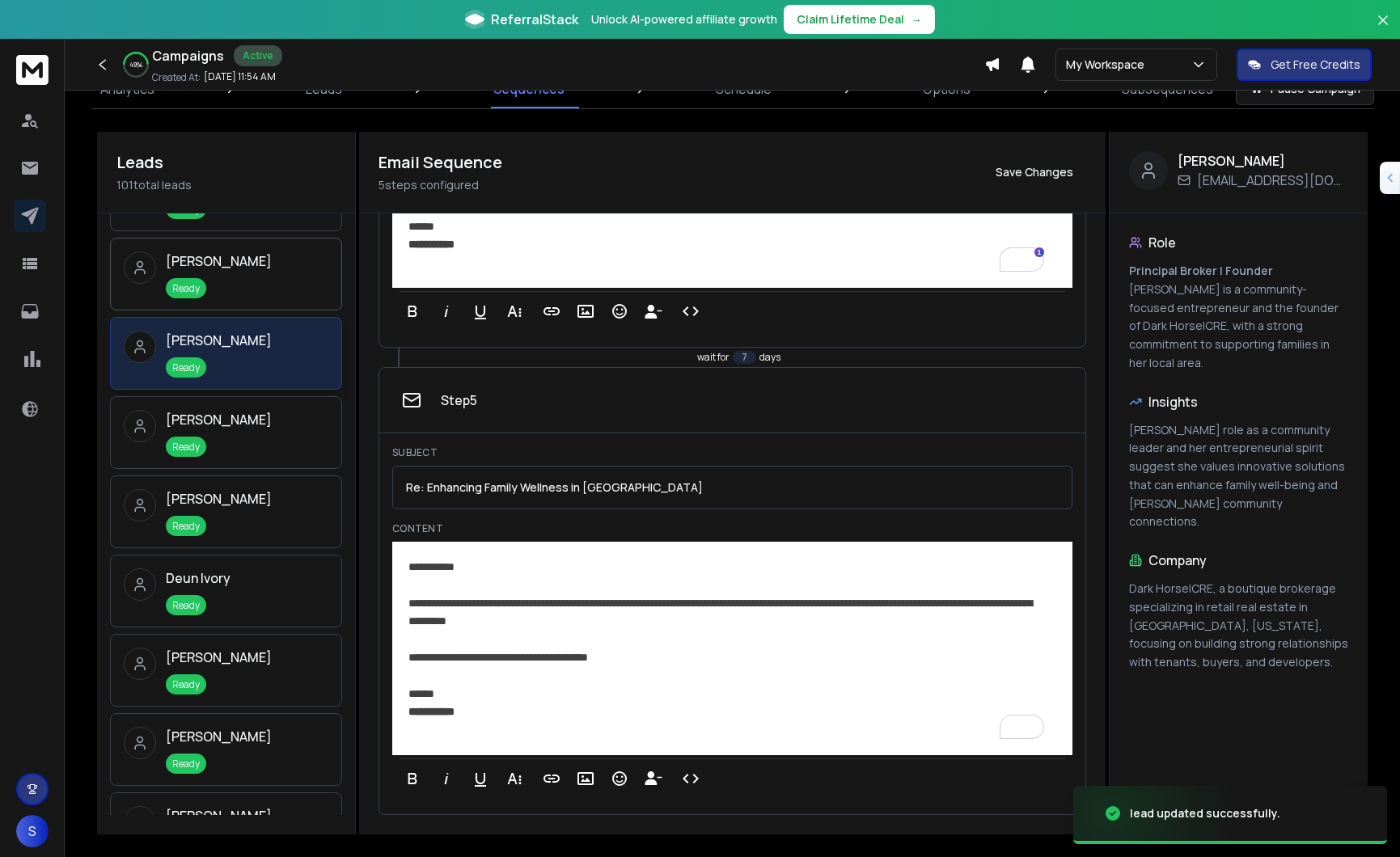
click at [240, 269] on h3 "[PERSON_NAME]" at bounding box center [218, 261] width 106 height 19
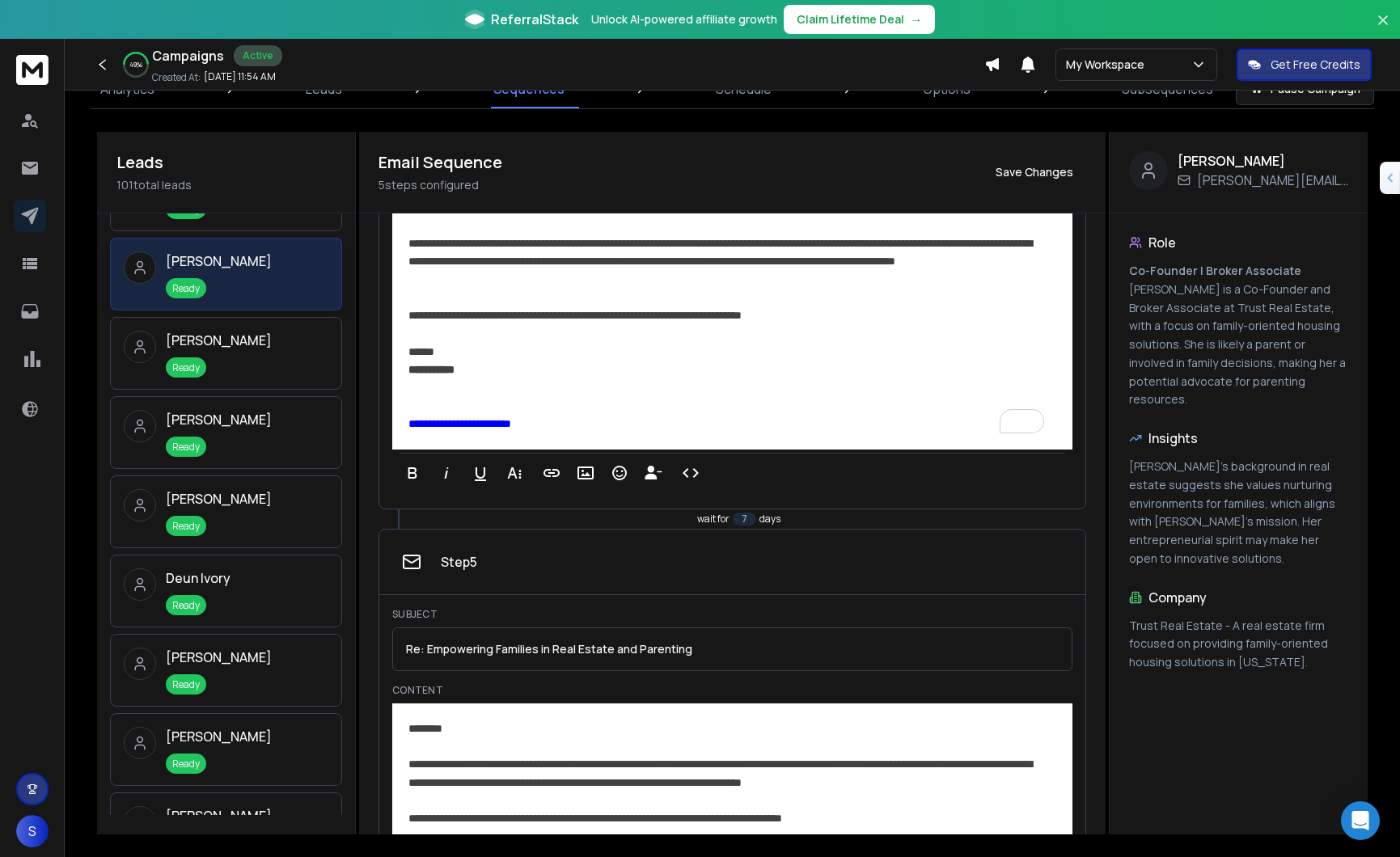
scroll to position [2043, 0]
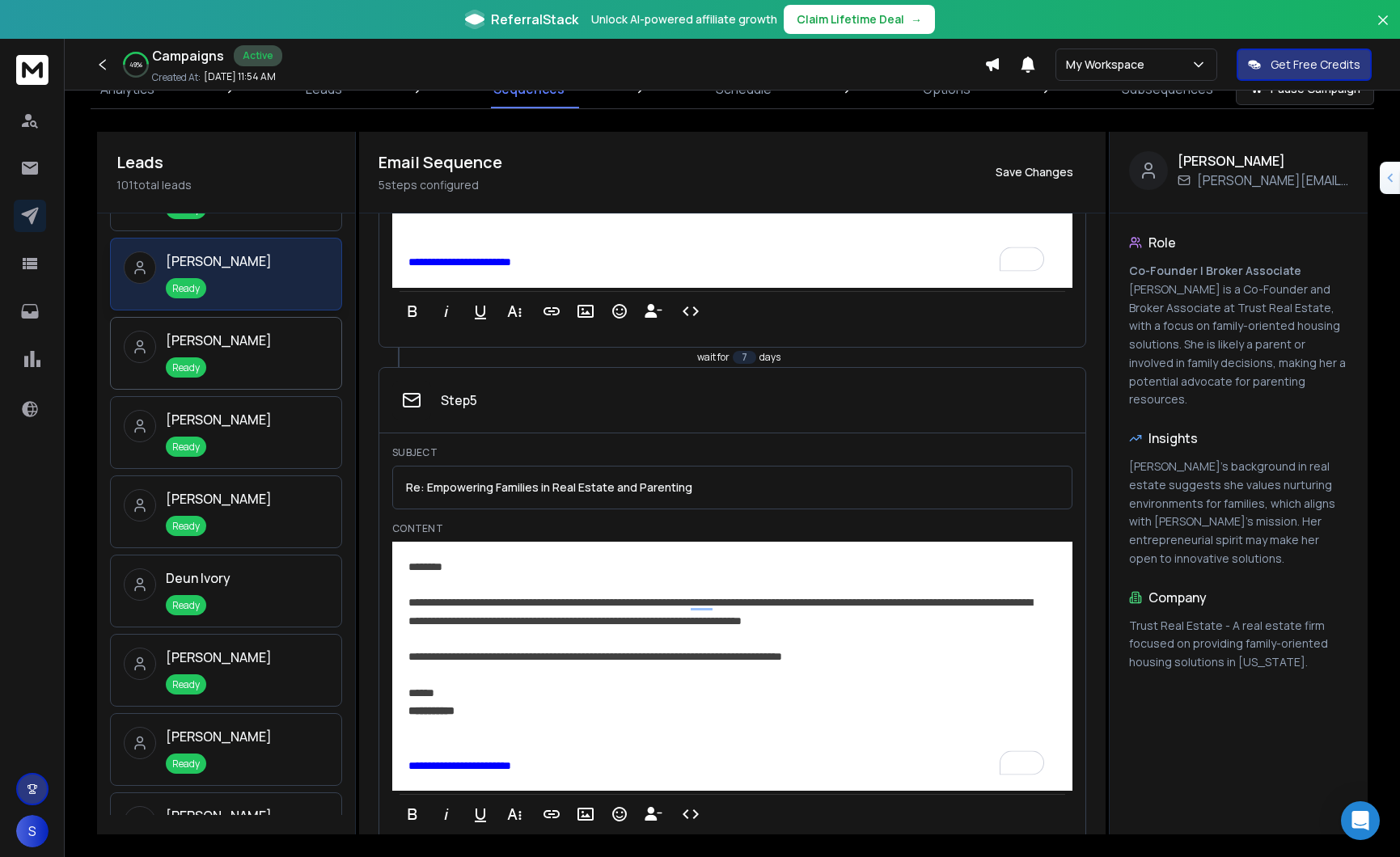
click at [253, 364] on div "Ready" at bounding box center [247, 367] width 163 height 19
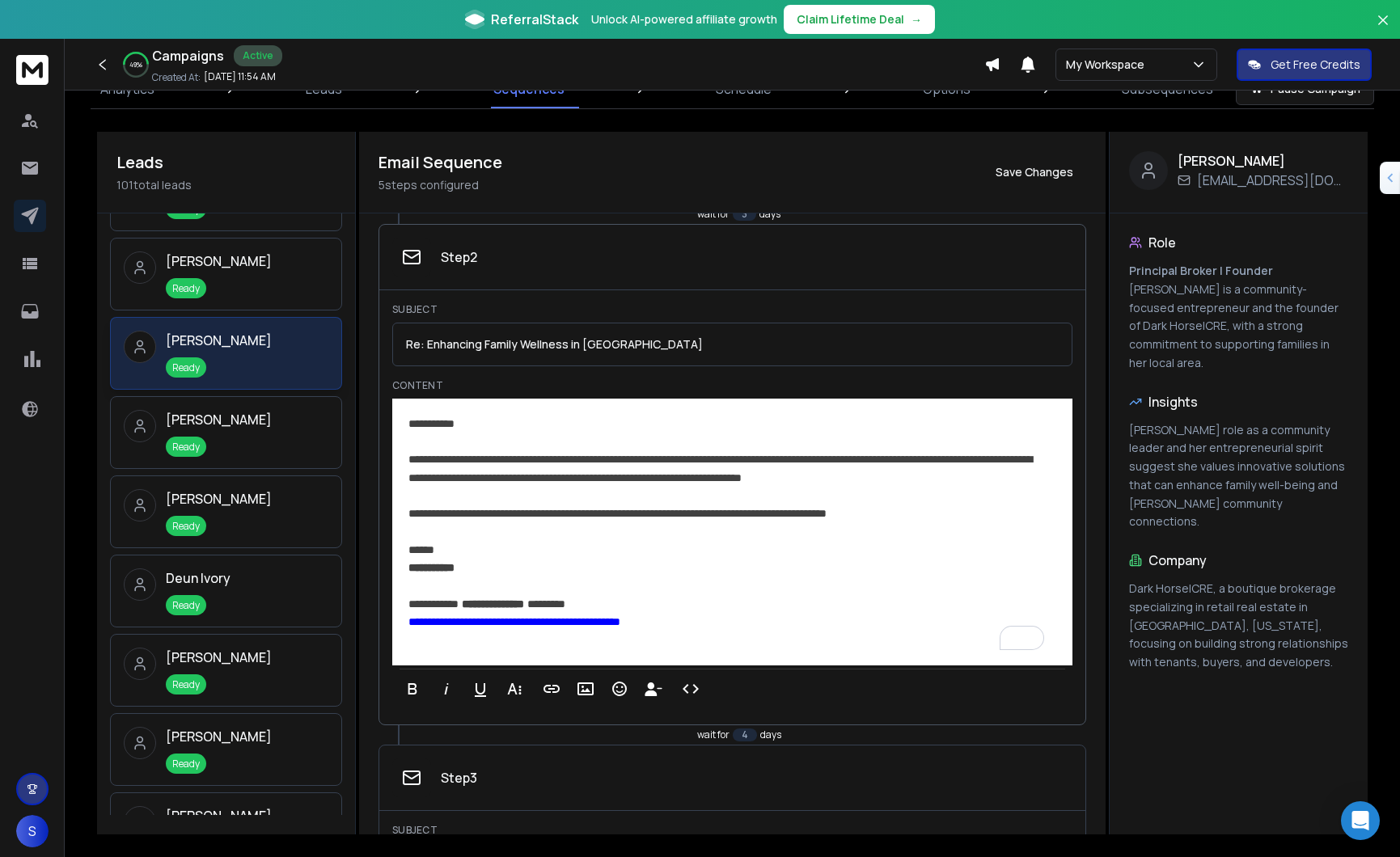
scroll to position [812, 0]
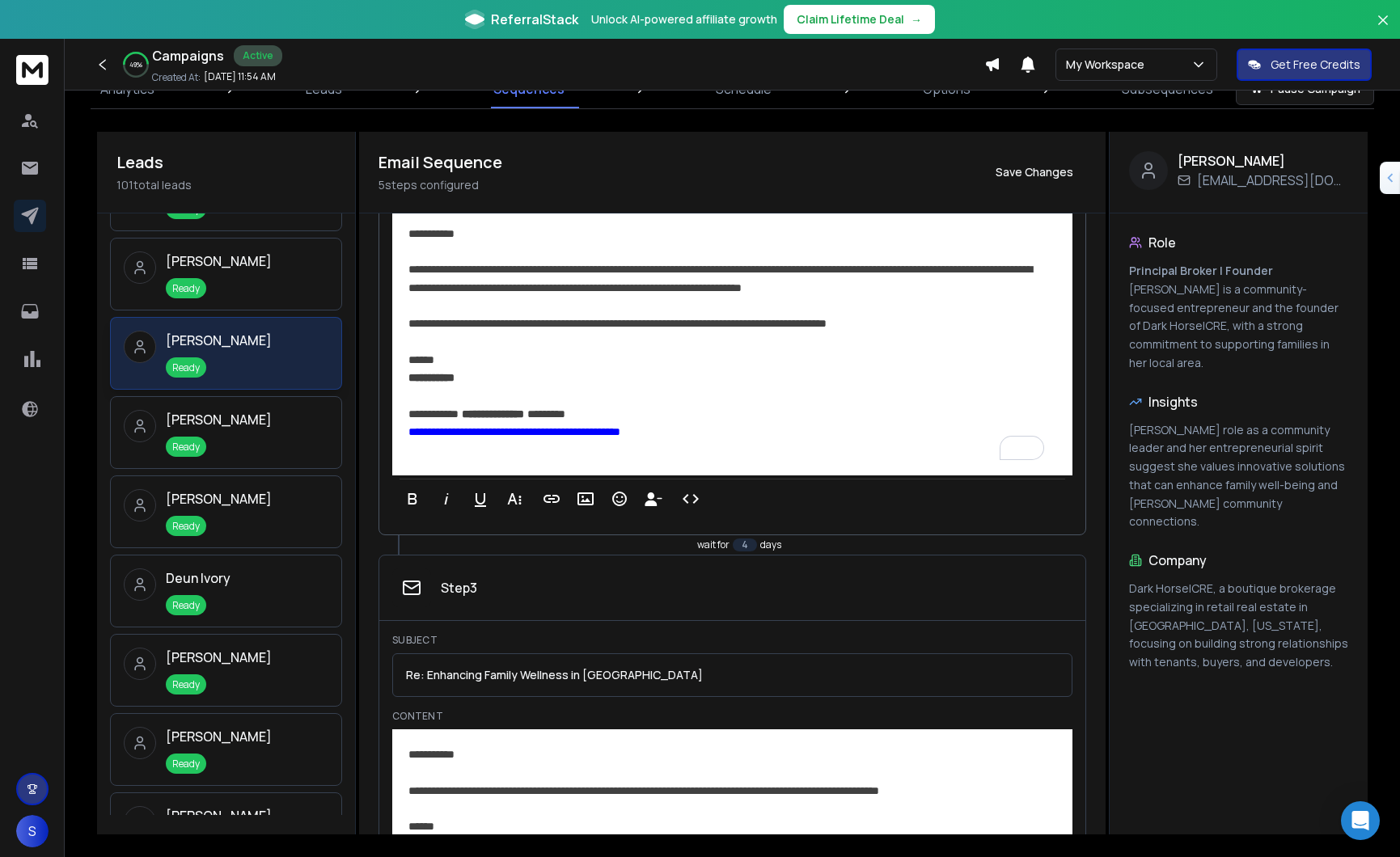
click at [491, 469] on div "**********" at bounding box center [732, 342] width 681 height 268
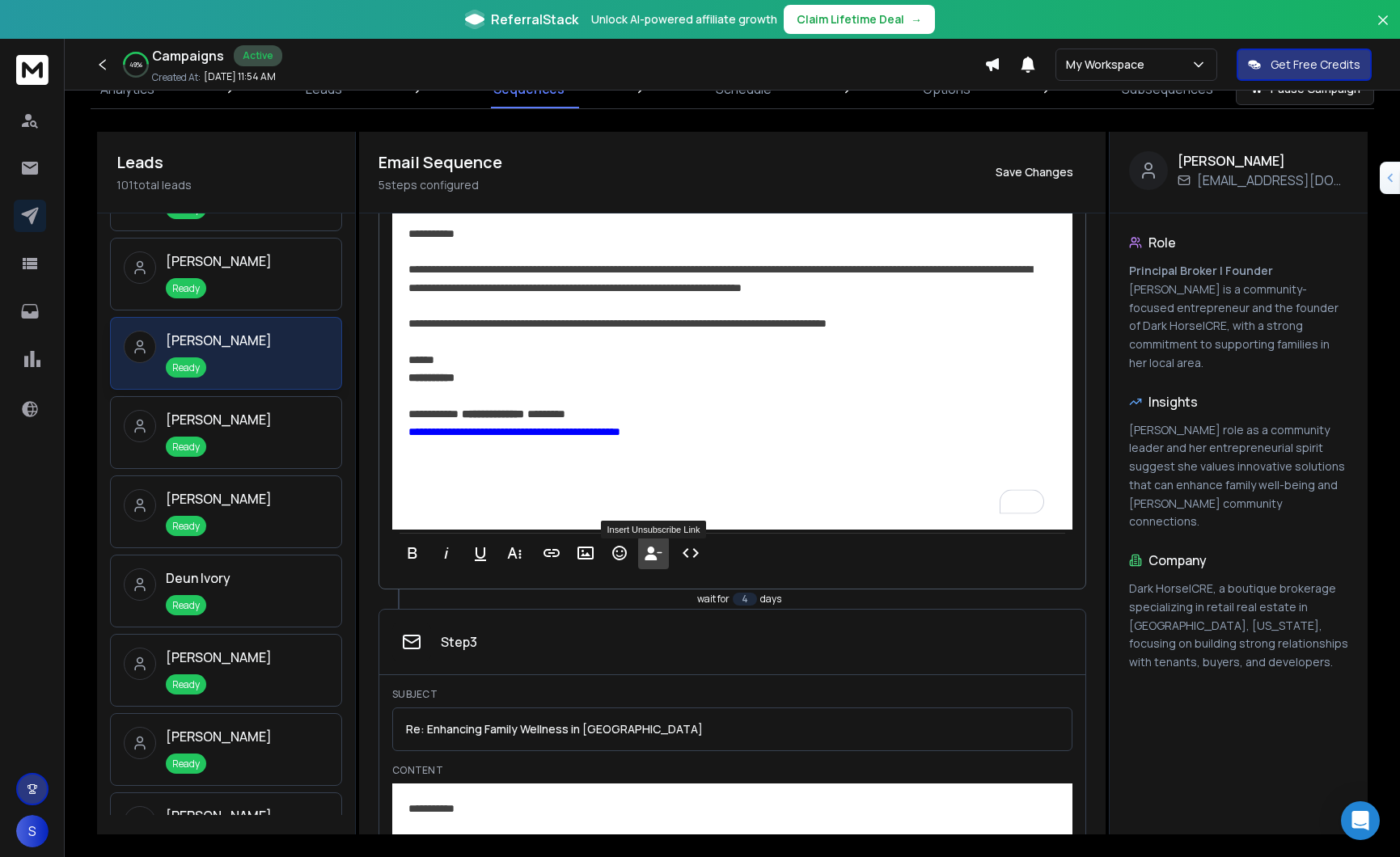
click at [658, 550] on icon "button" at bounding box center [654, 554] width 19 height 14
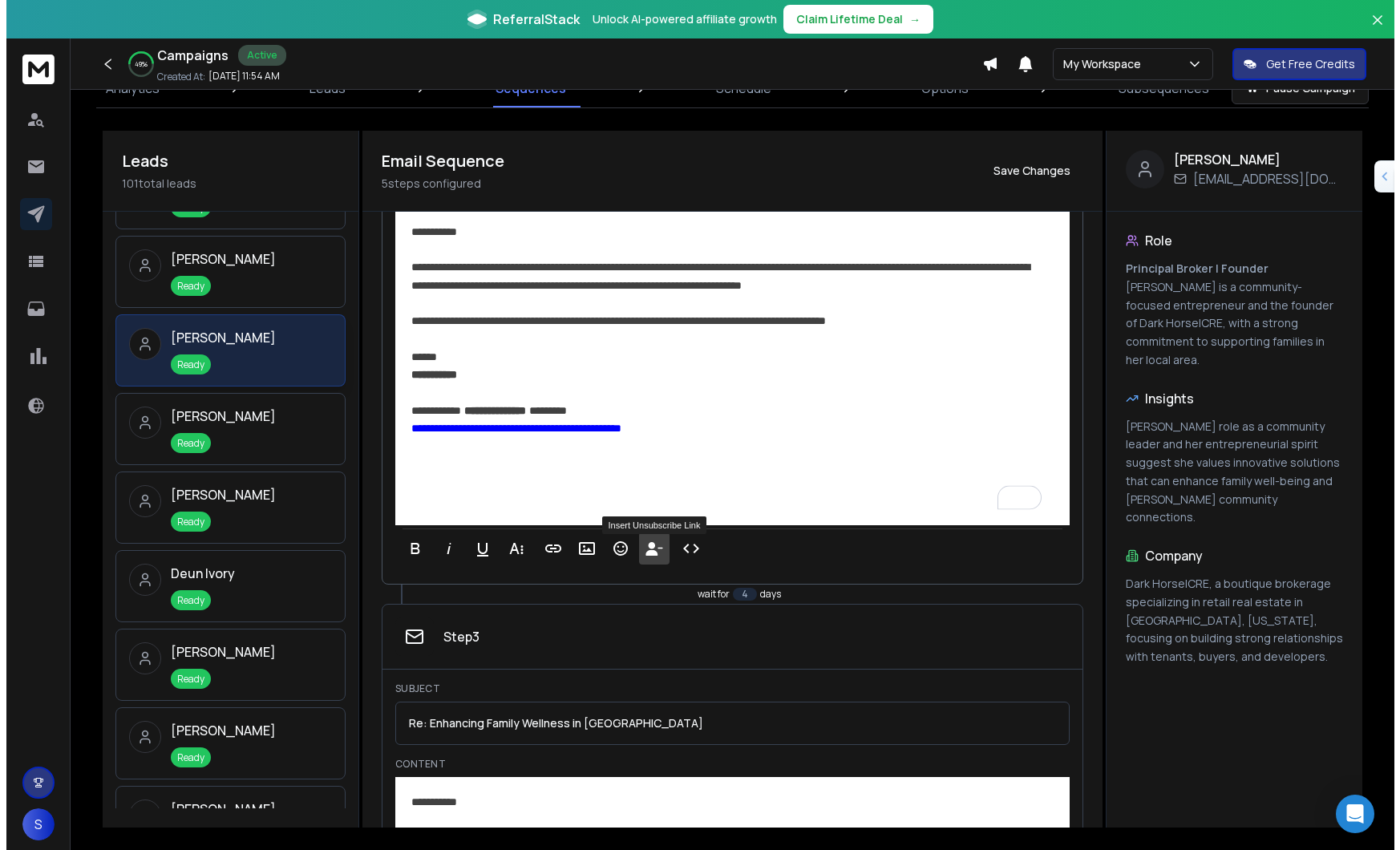
scroll to position [787, 0]
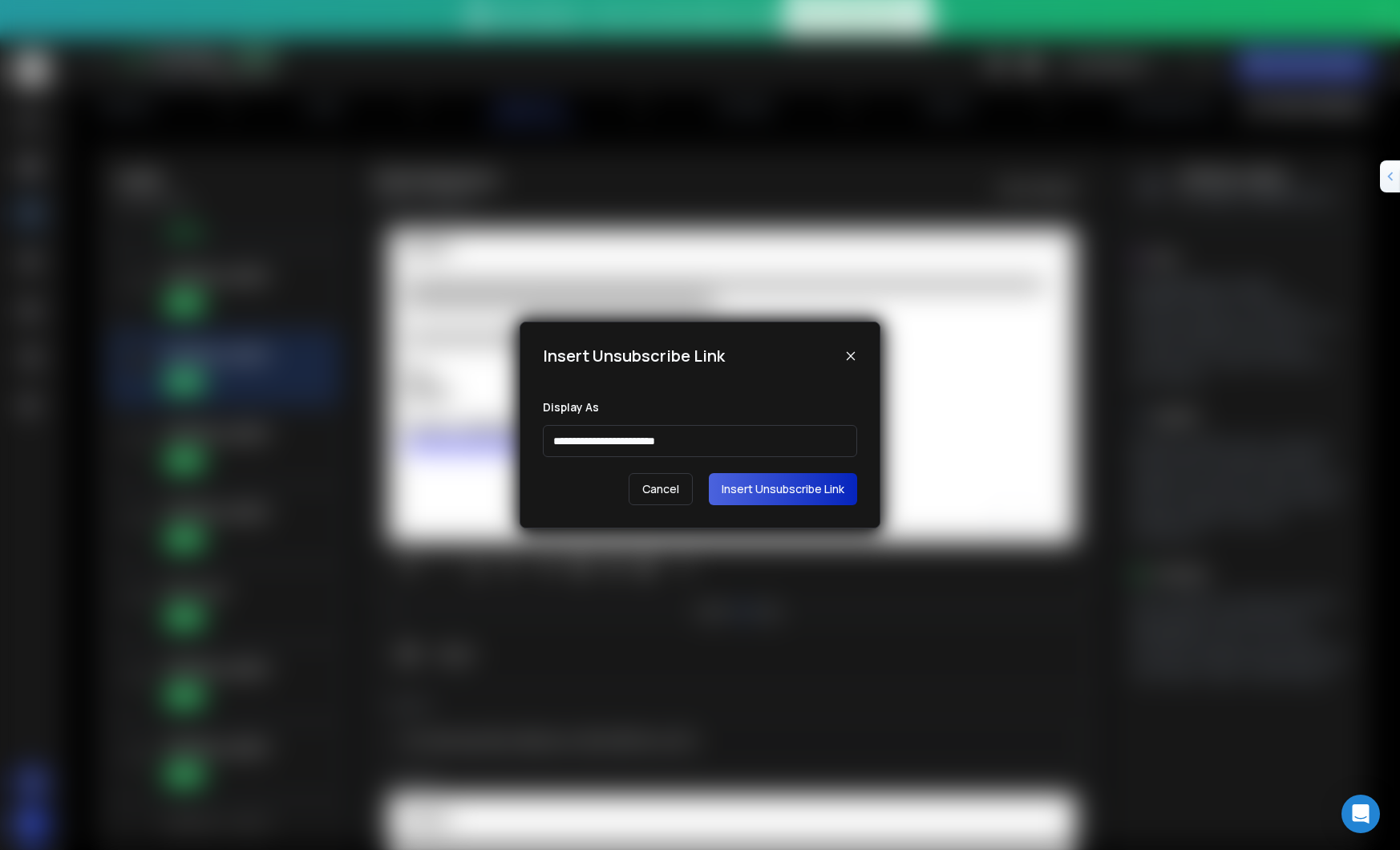
click at [743, 493] on button "Insert Unsubscribe Link" at bounding box center [783, 490] width 148 height 32
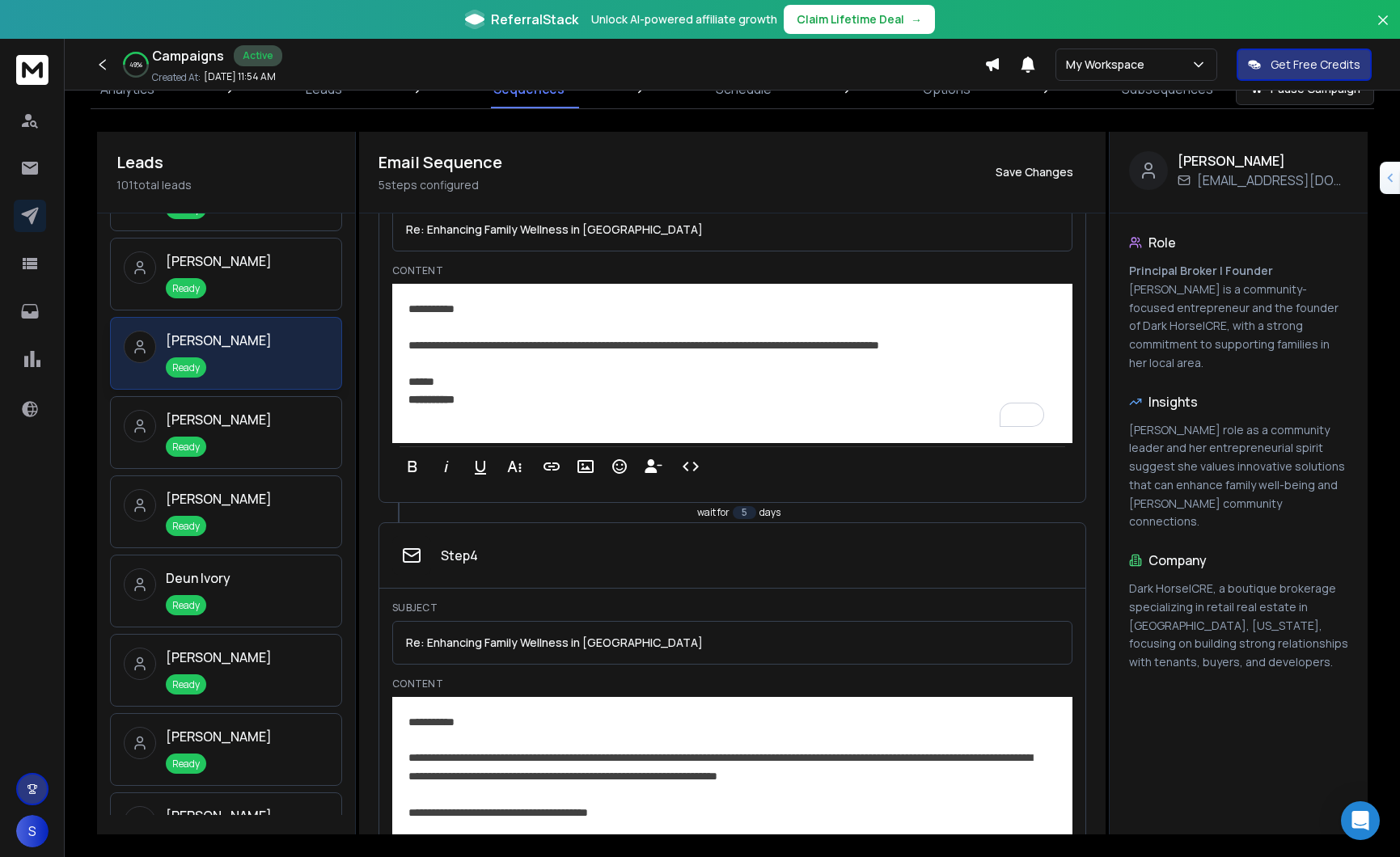
scroll to position [1300, 0]
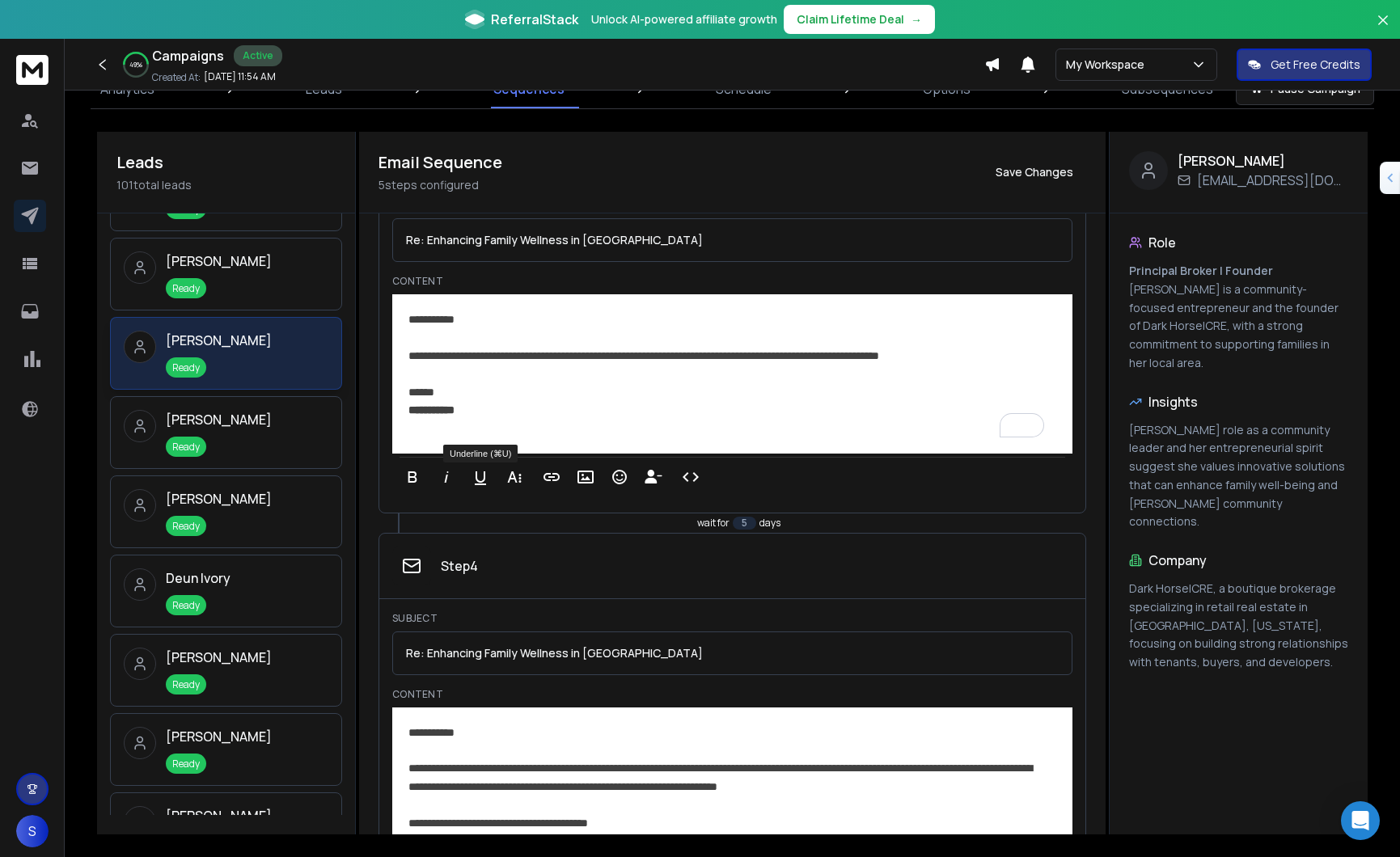
click at [478, 428] on div "To enrich screen reader interactions, please activate Accessibility in Grammarl…" at bounding box center [732, 428] width 648 height 18
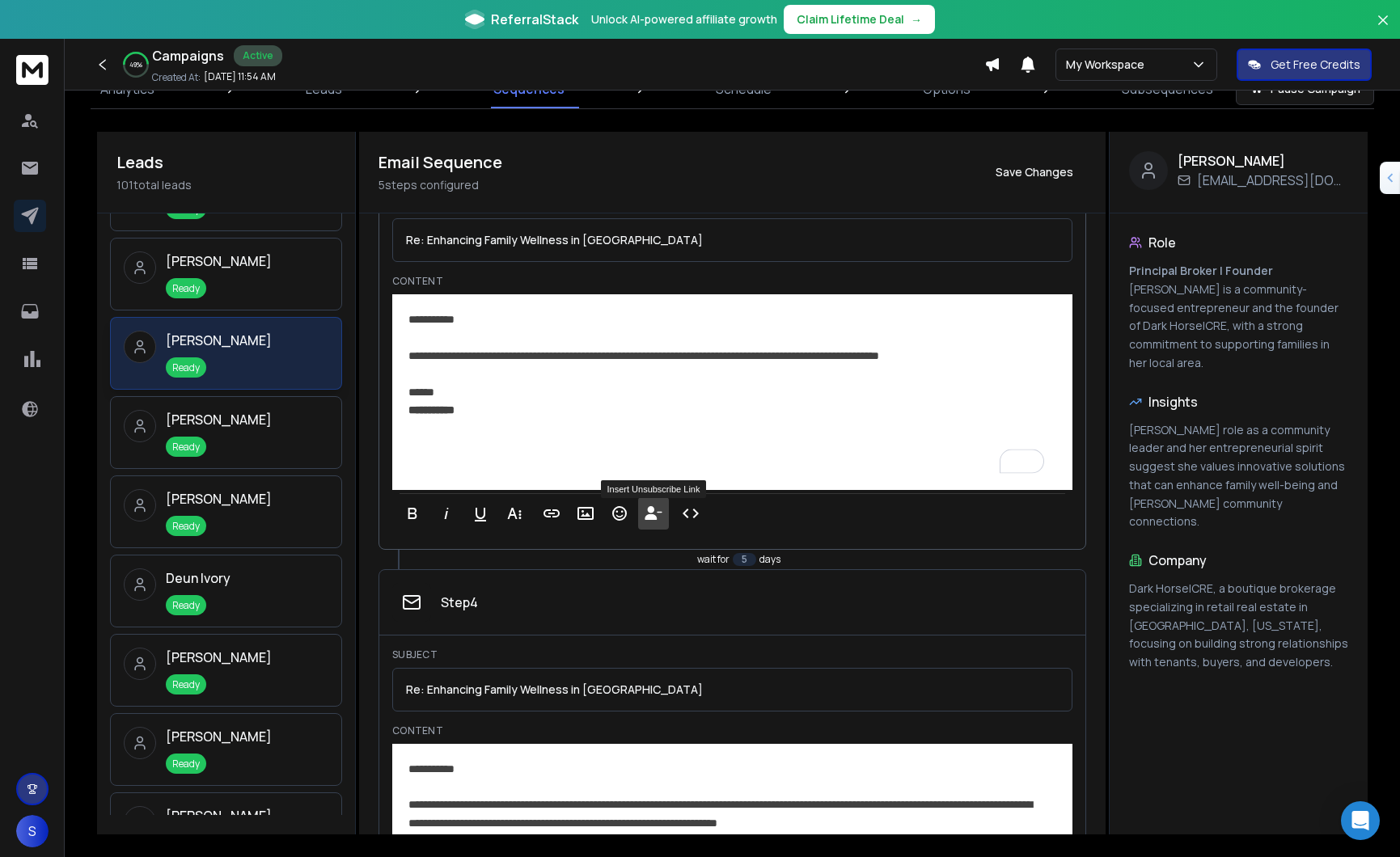
click at [661, 514] on icon "button" at bounding box center [653, 513] width 17 height 14
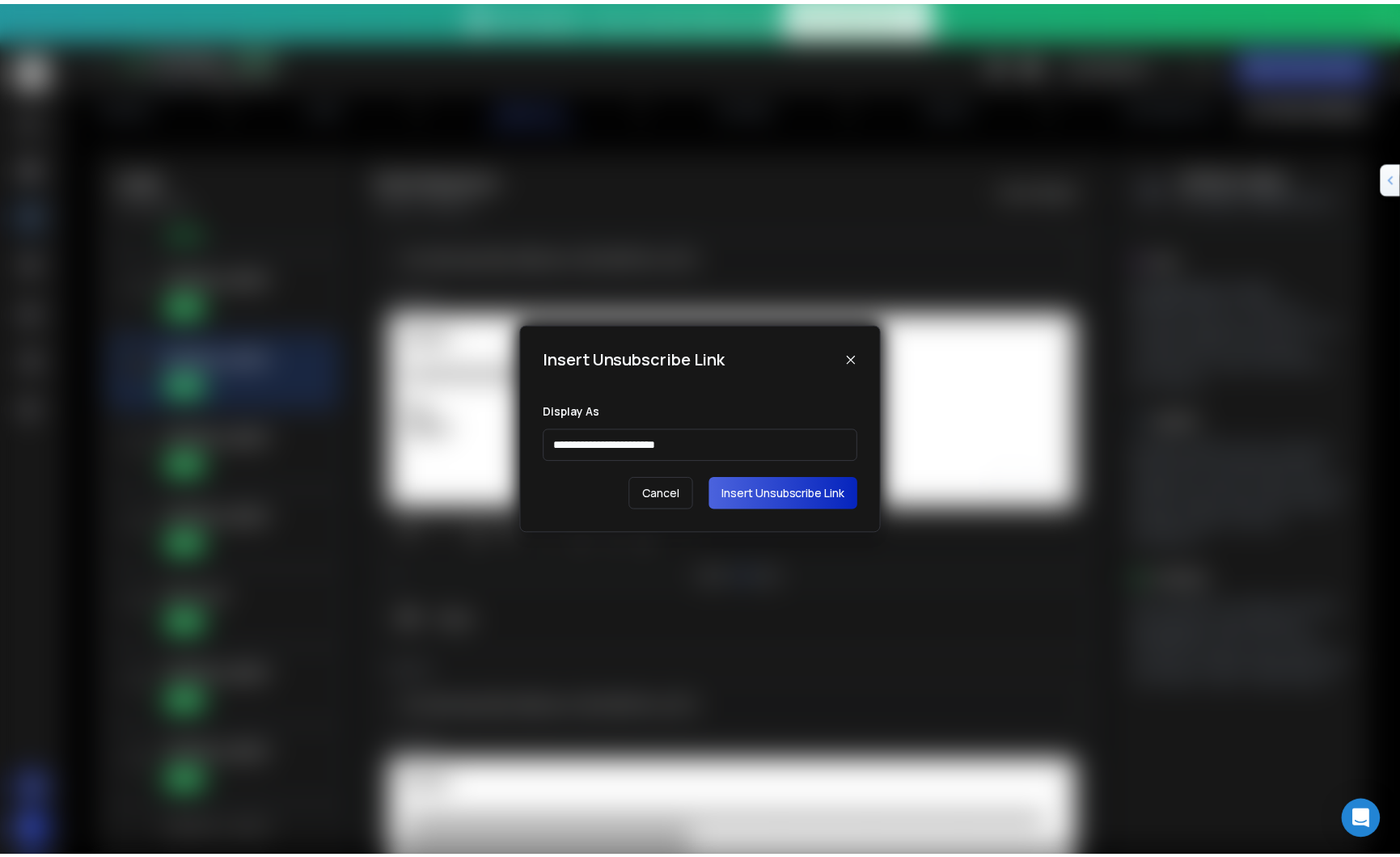
scroll to position [86, 0]
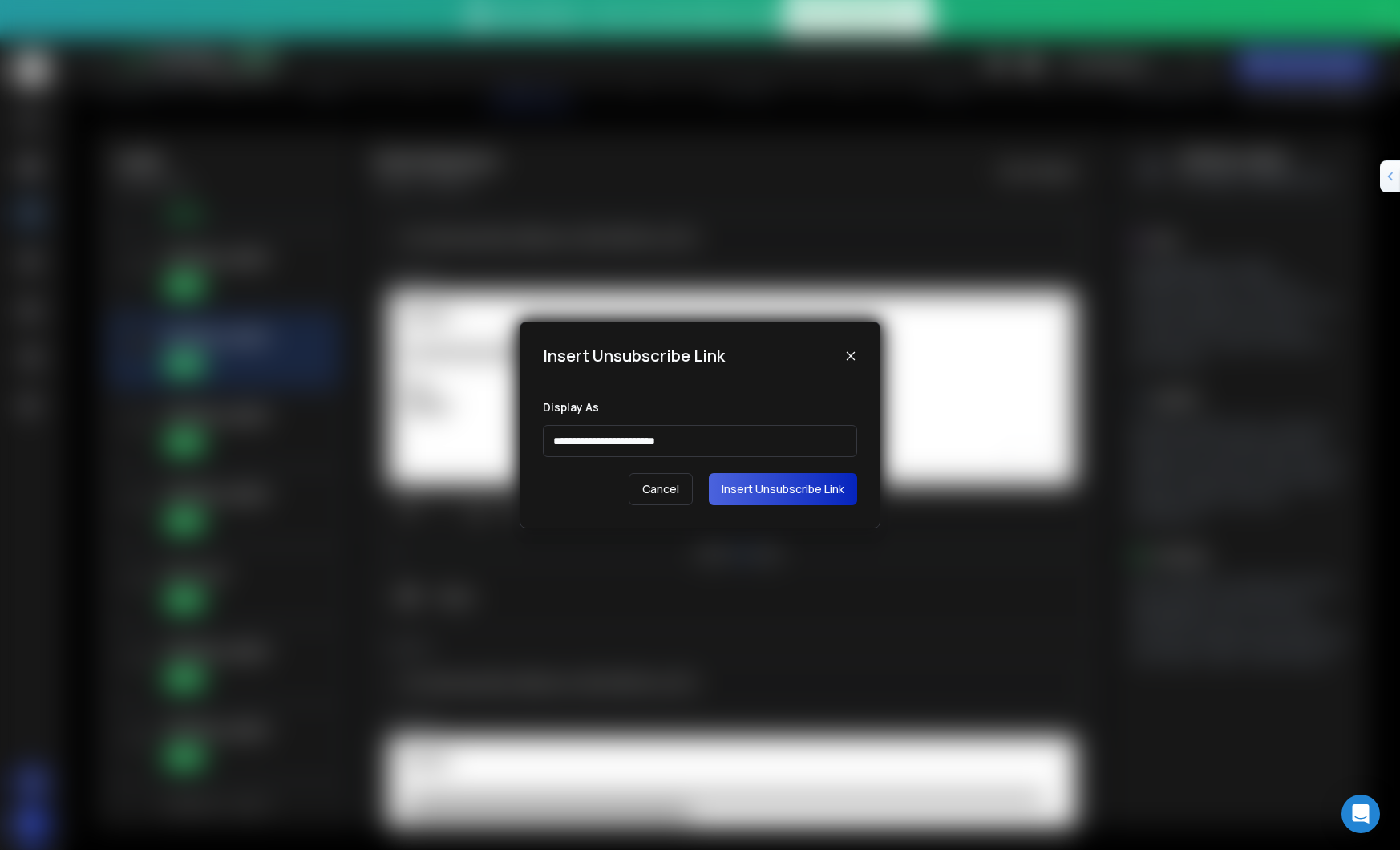
click at [753, 477] on button "Insert Unsubscribe Link" at bounding box center [783, 490] width 148 height 32
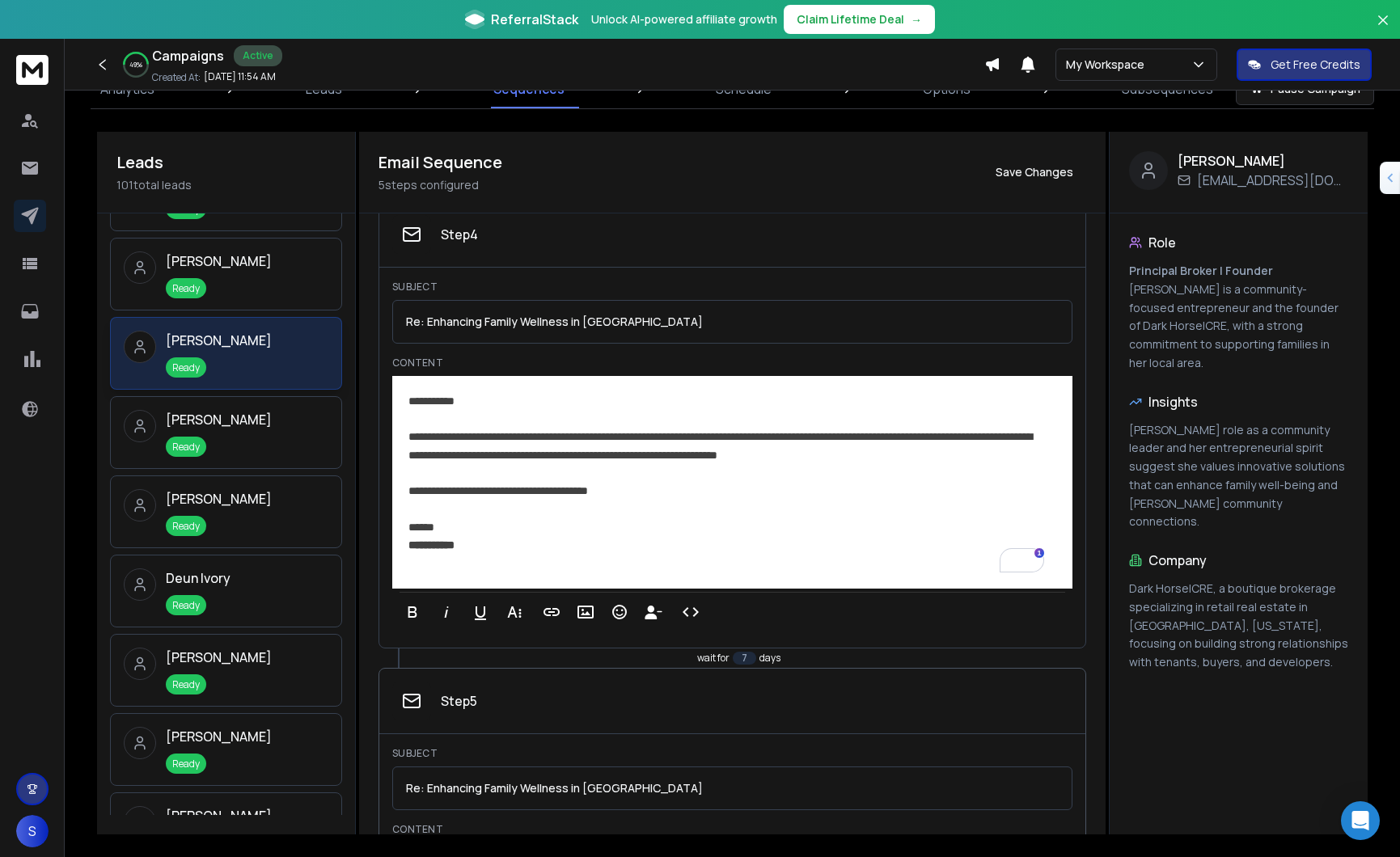
scroll to position [1679, 0]
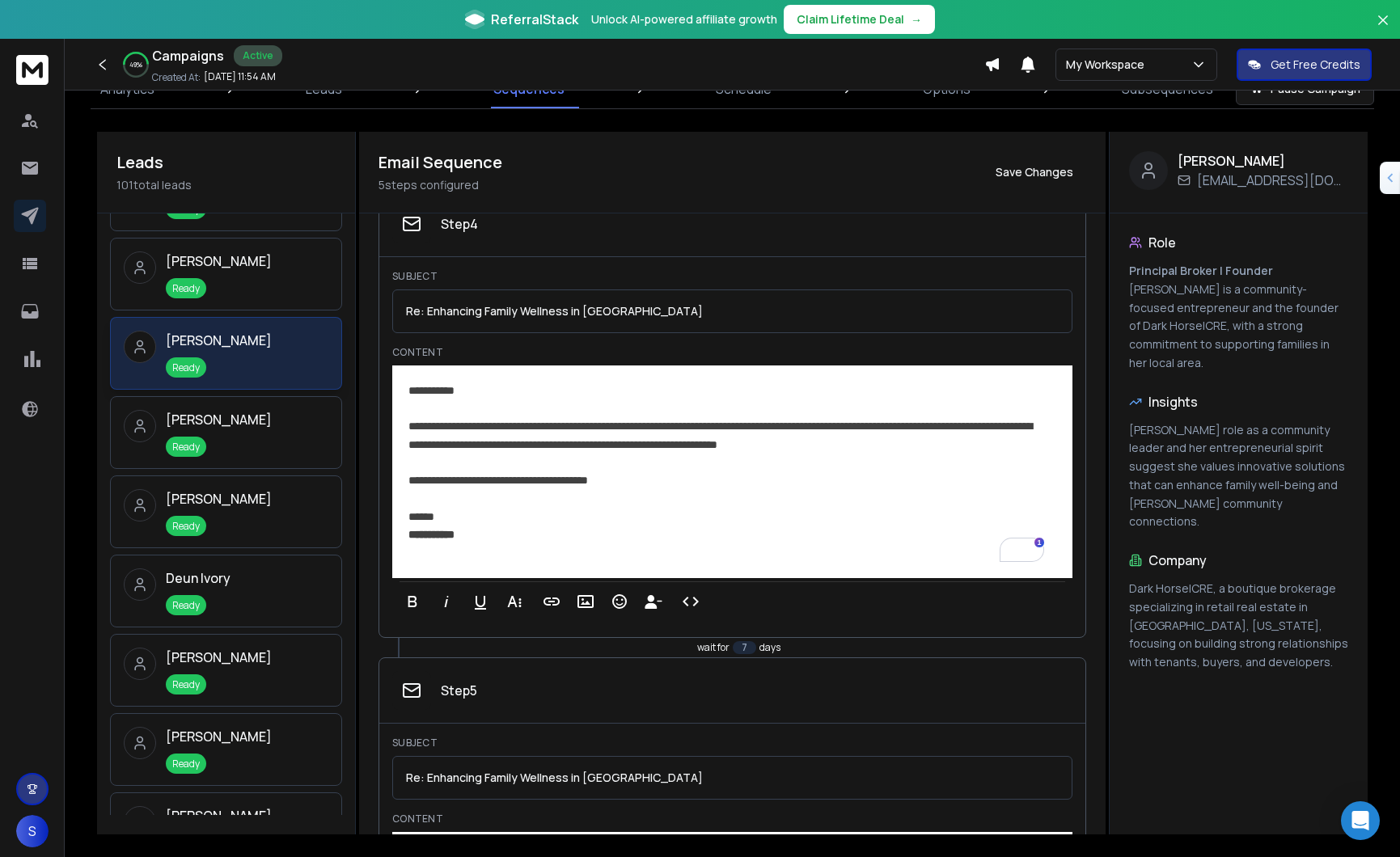
click at [461, 565] on div "**********" at bounding box center [732, 473] width 681 height 214
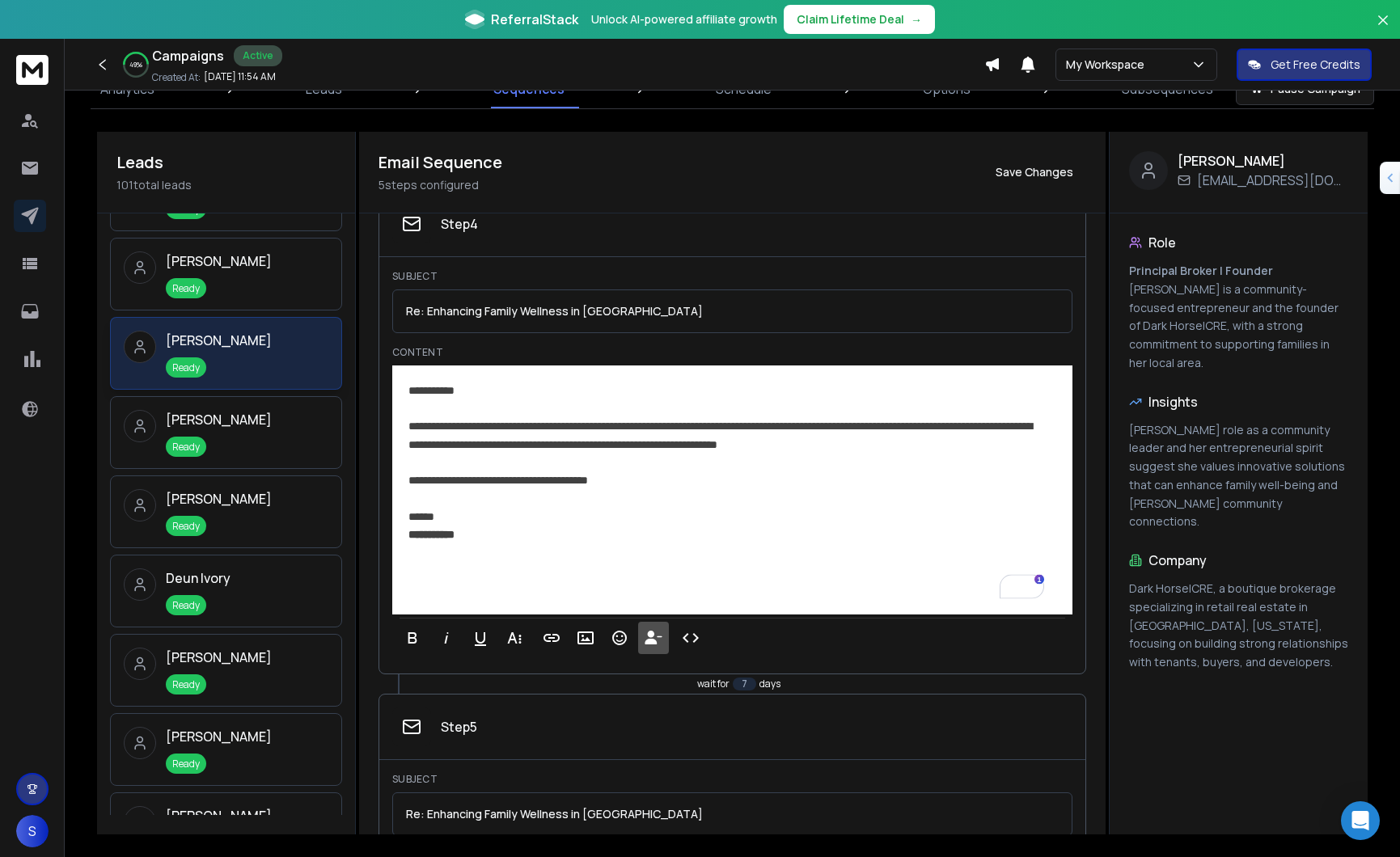
click at [663, 641] on button "Insert Unsubscribe Link" at bounding box center [654, 639] width 31 height 32
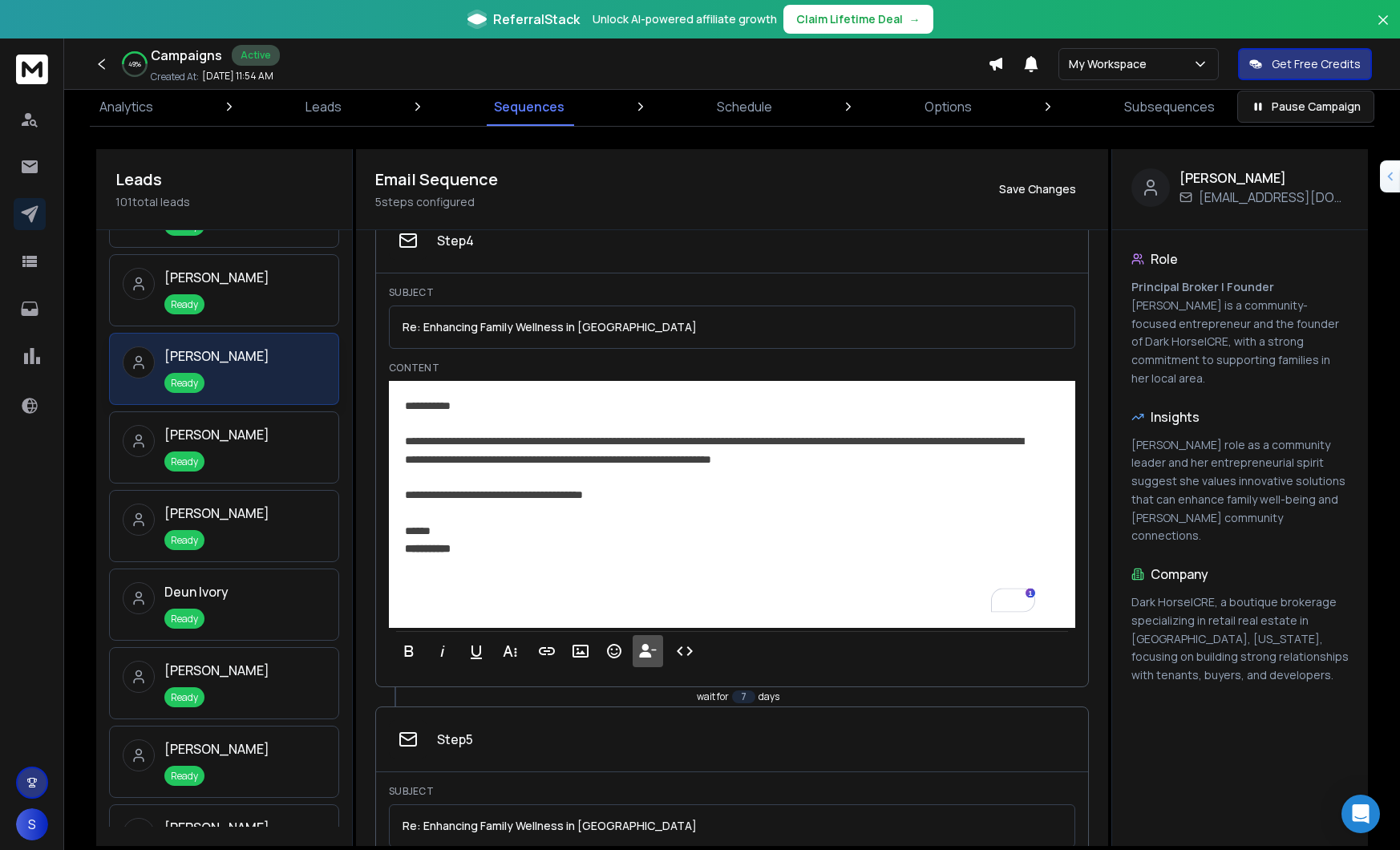
scroll to position [0, 0]
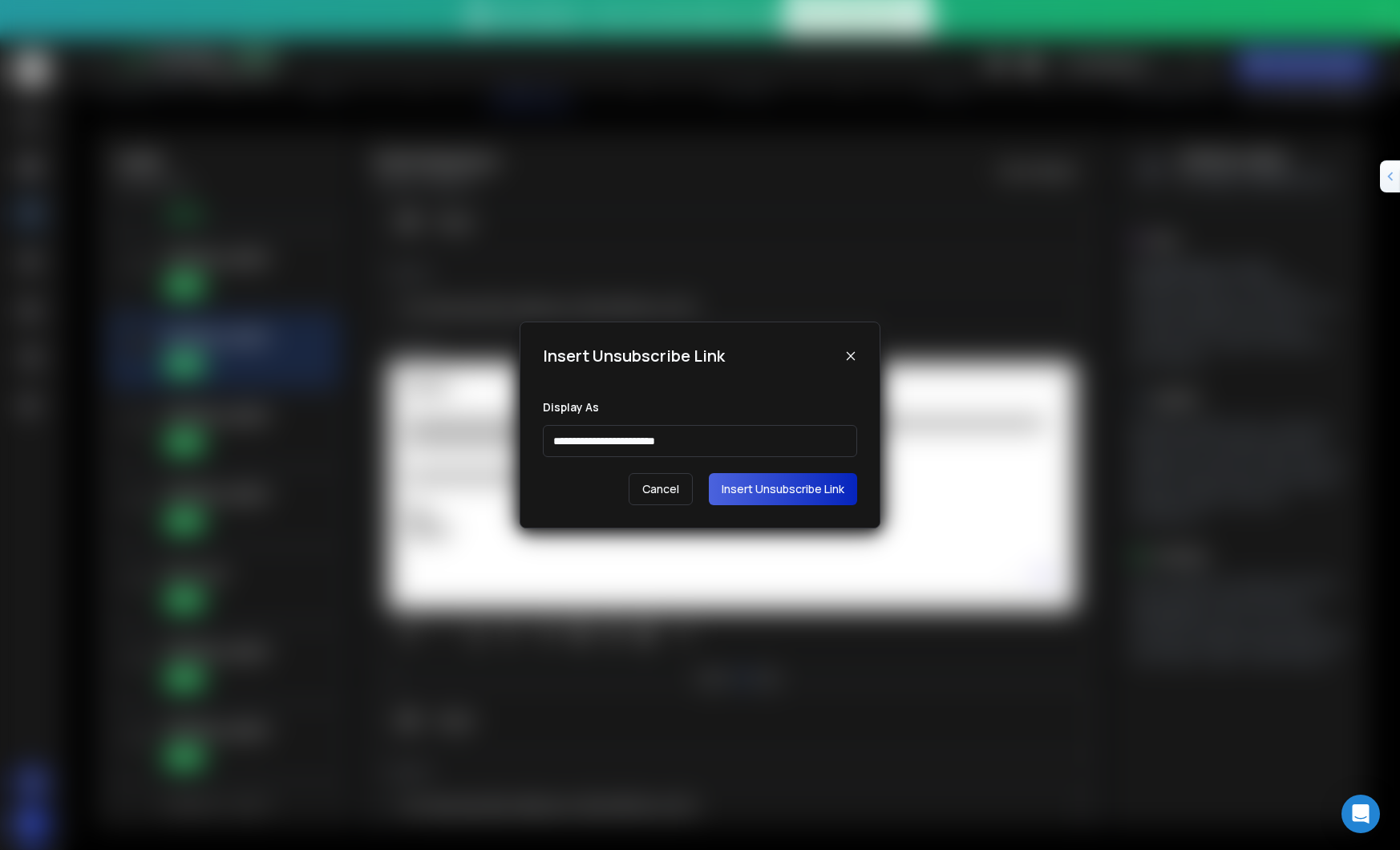
click at [767, 488] on button "Insert Unsubscribe Link" at bounding box center [783, 490] width 148 height 32
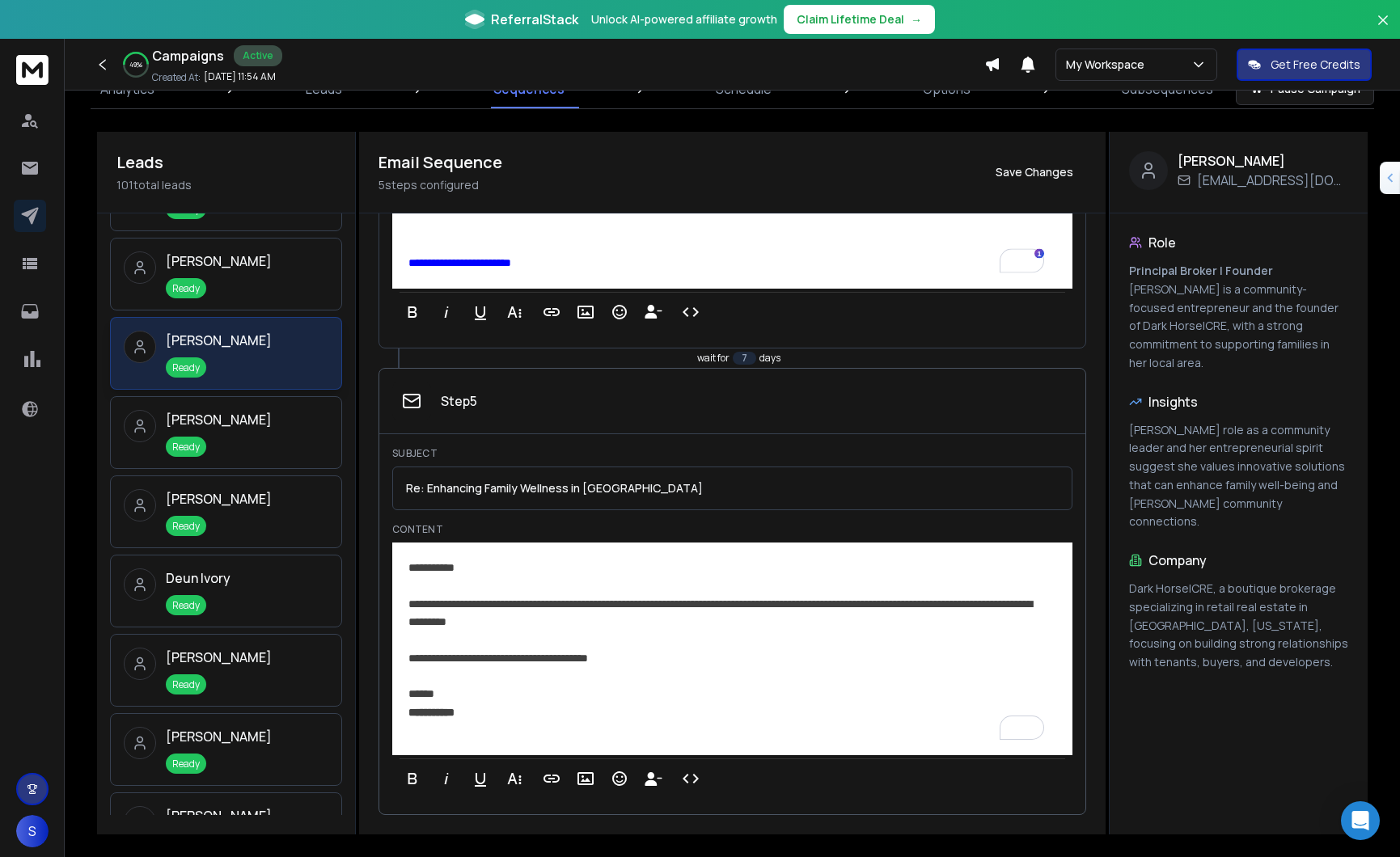
click at [464, 730] on div "To enrich screen reader interactions, please activate Accessibility in Grammarl…" at bounding box center [732, 731] width 648 height 18
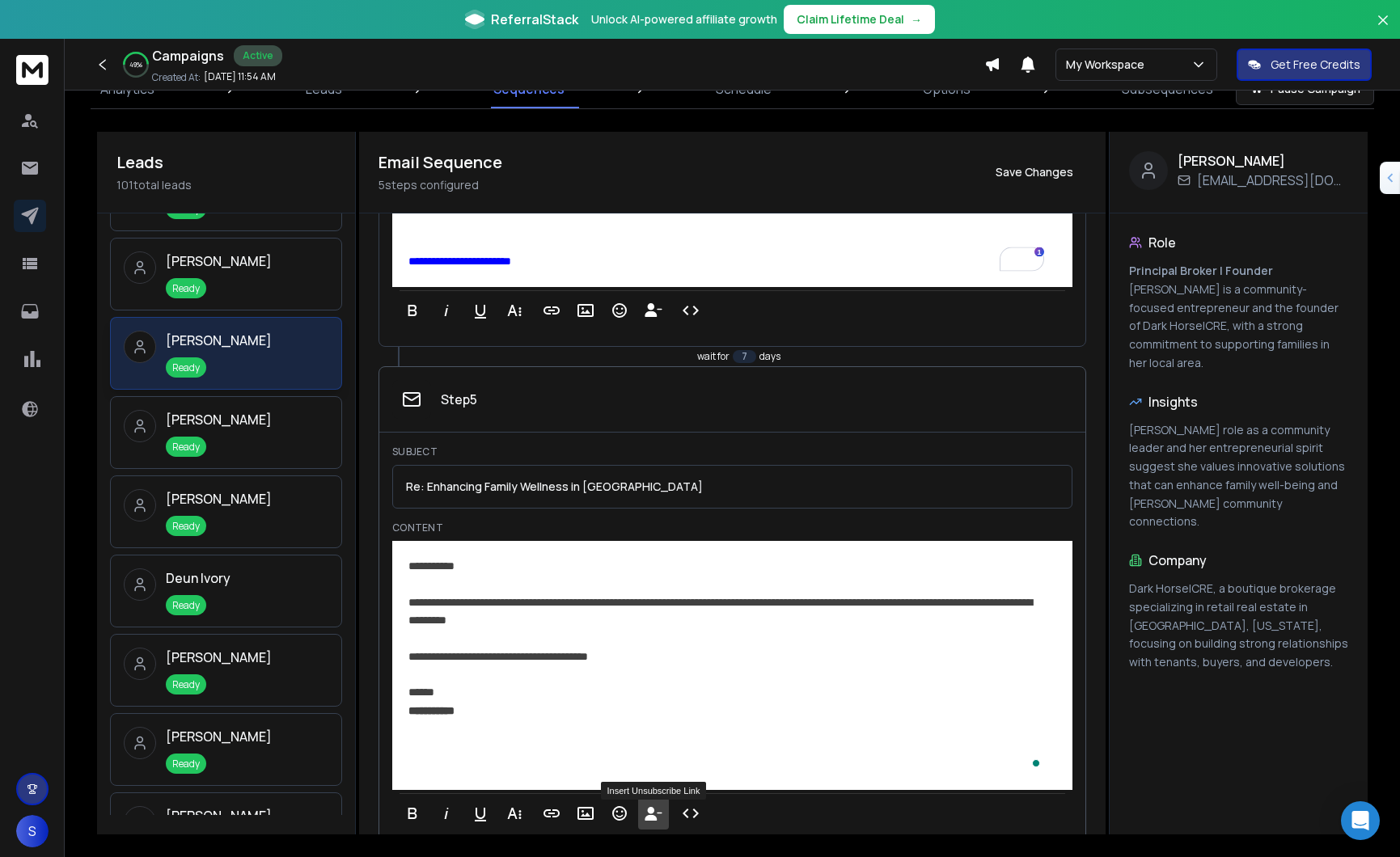
click at [650, 820] on icon "button" at bounding box center [653, 814] width 17 height 14
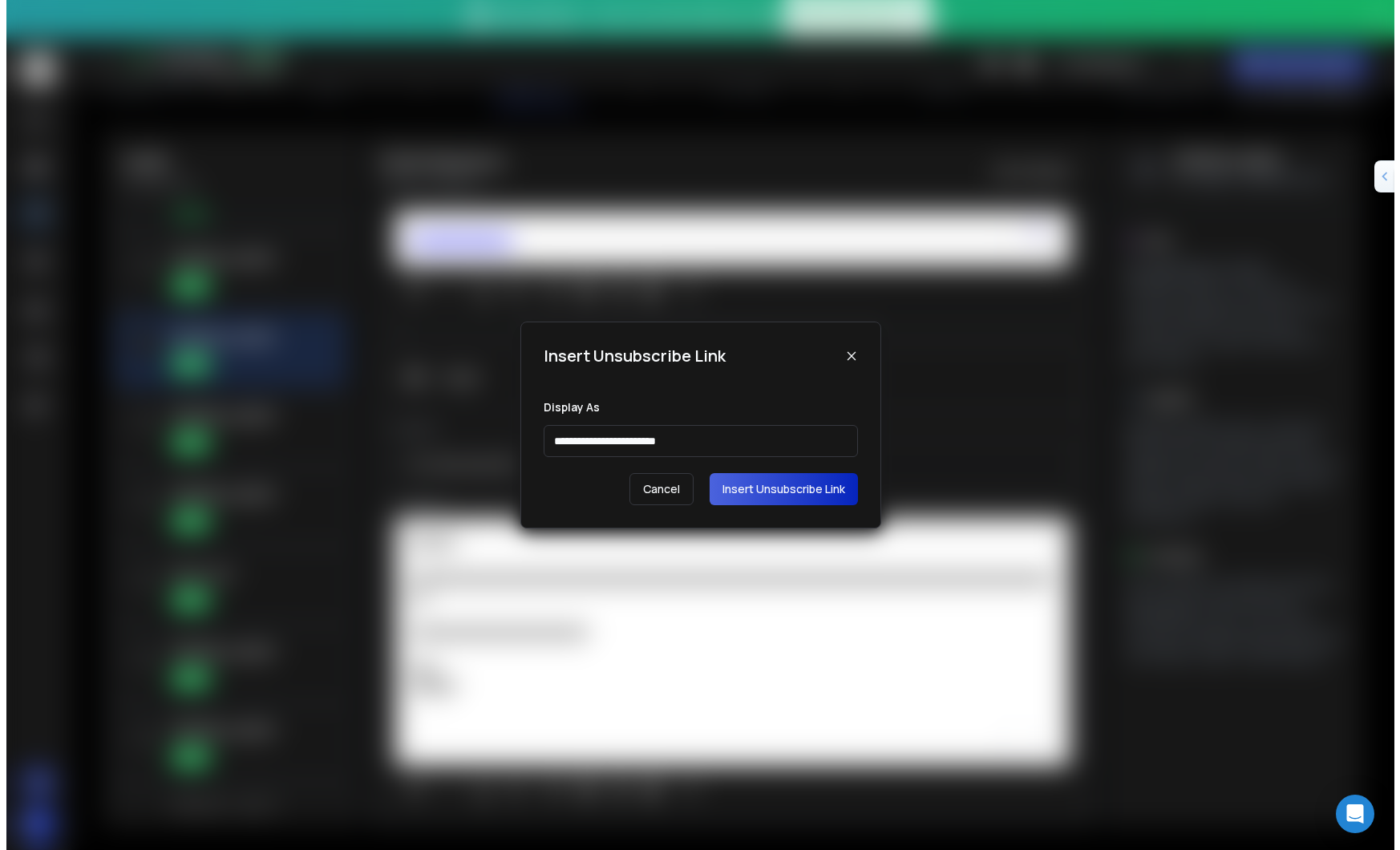
scroll to position [67, 0]
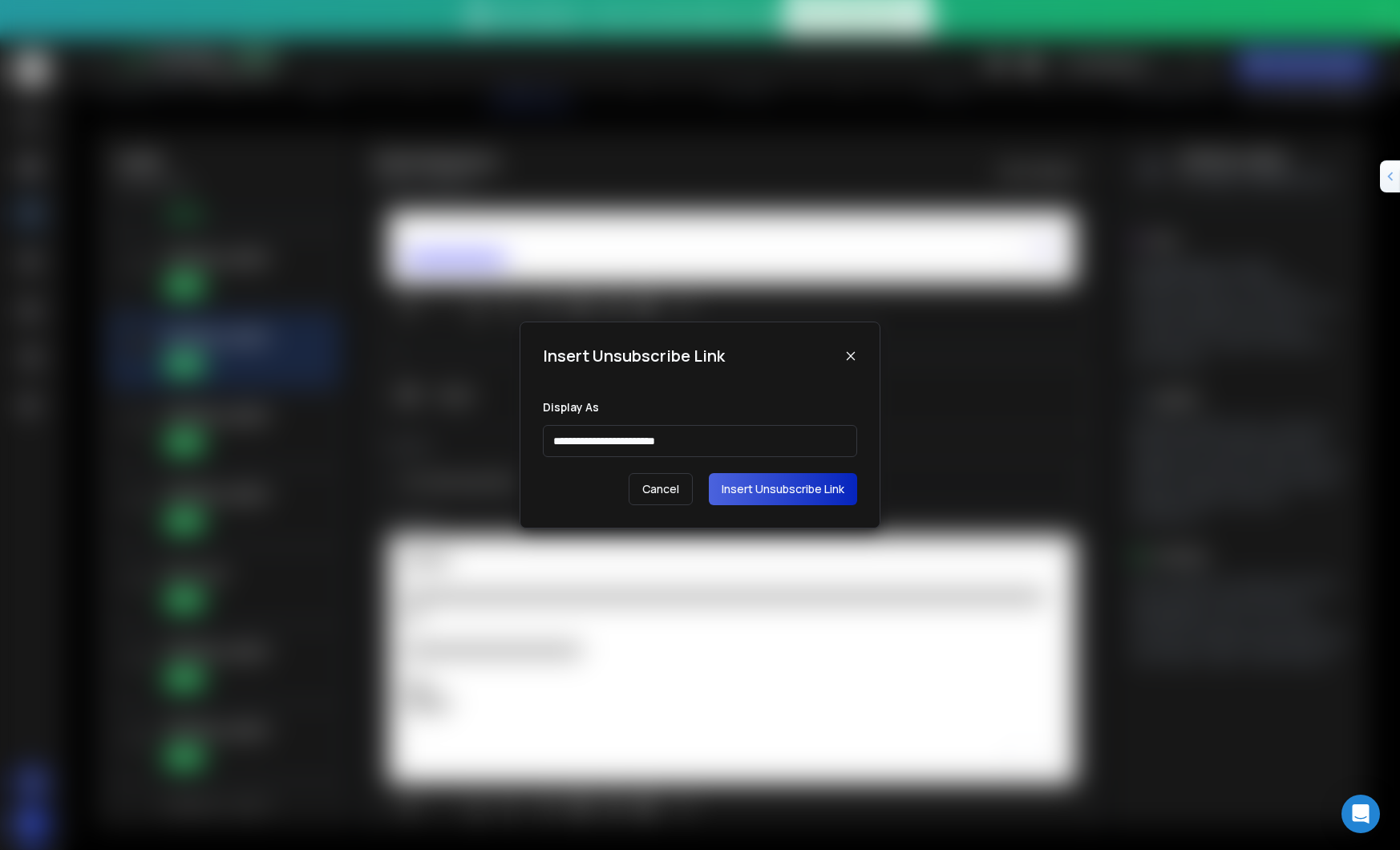
click at [781, 489] on button "Insert Unsubscribe Link" at bounding box center [783, 490] width 148 height 32
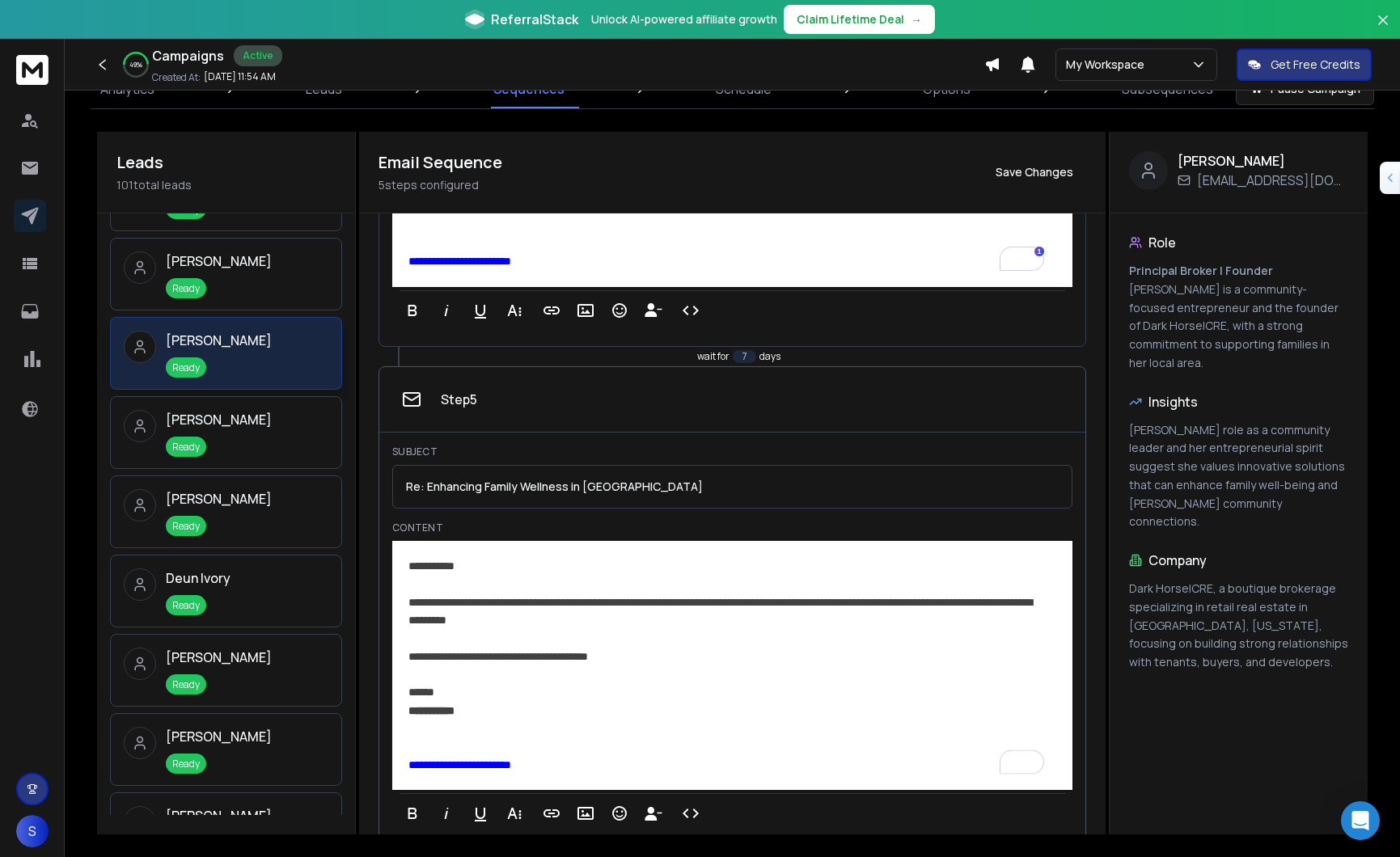
click at [1054, 172] on button "Save Changes" at bounding box center [1034, 172] width 104 height 32
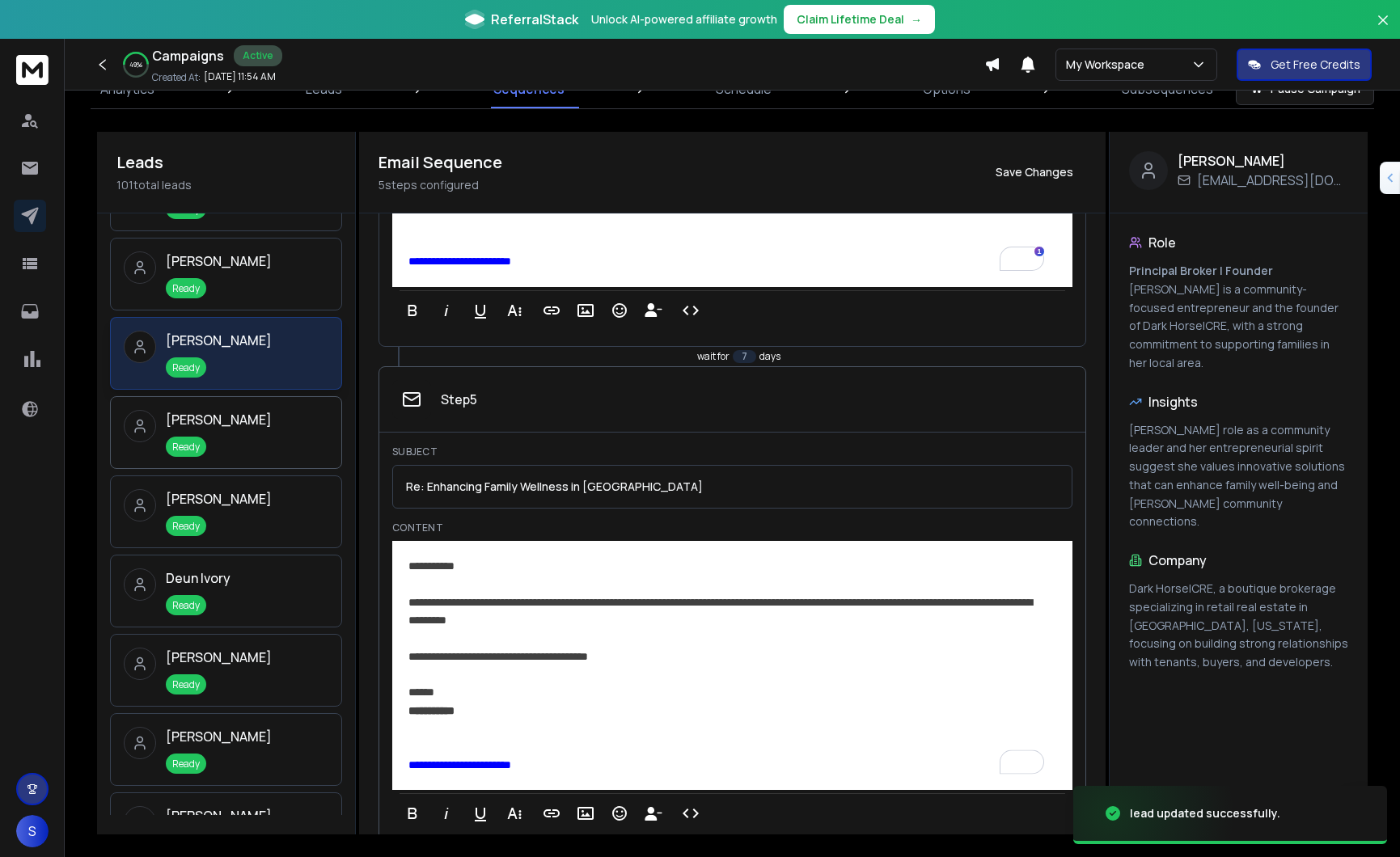
click at [269, 448] on div "Ready" at bounding box center [247, 446] width 163 height 19
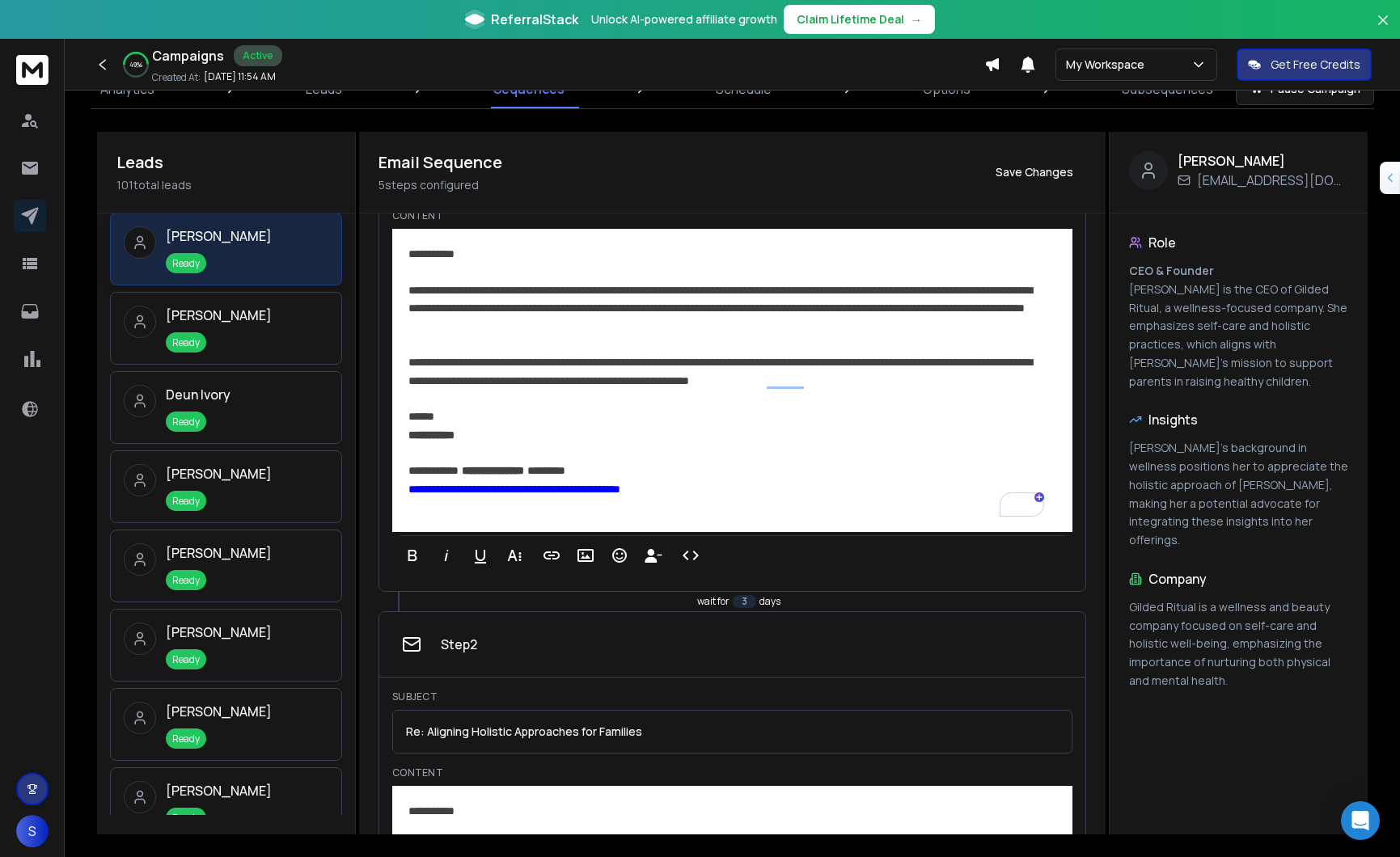
click at [546, 496] on div "**********" at bounding box center [732, 490] width 648 height 18
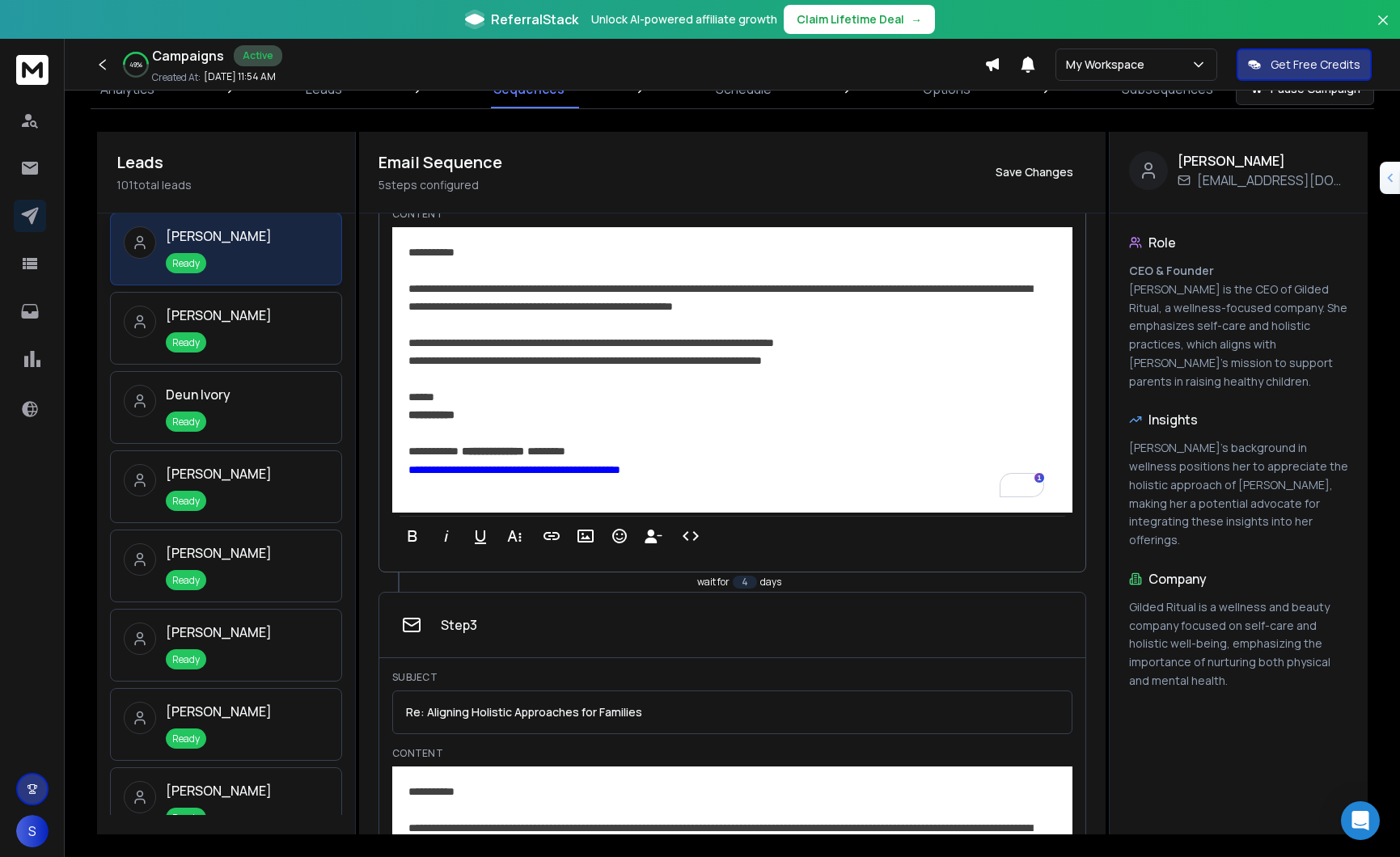
click at [451, 479] on div "**********" at bounding box center [732, 470] width 648 height 18
click at [698, 459] on div "**********" at bounding box center [727, 452] width 636 height 18
click at [698, 463] on div "**********" at bounding box center [732, 470] width 648 height 18
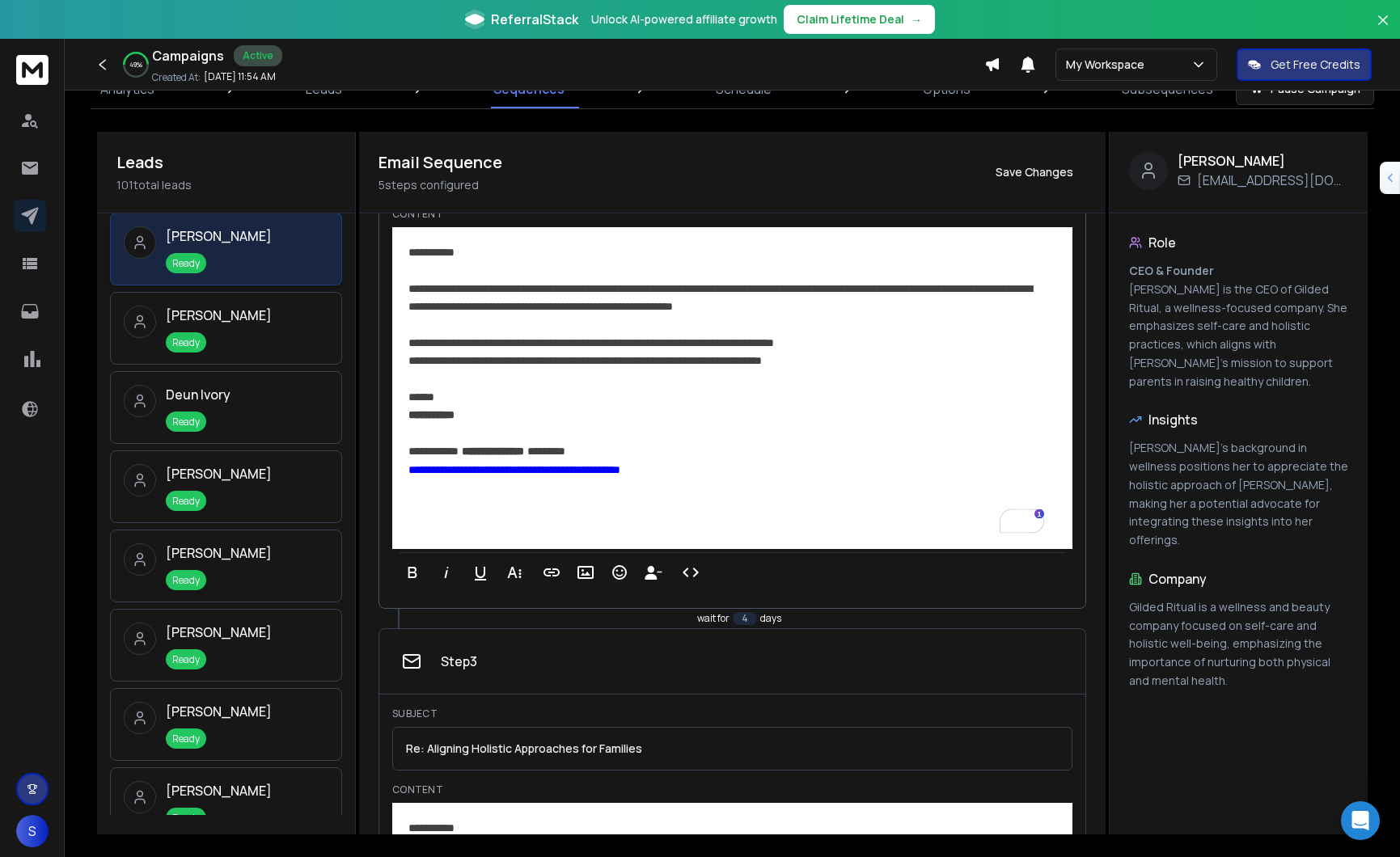
click at [488, 536] on div "**********" at bounding box center [732, 388] width 681 height 322
click at [657, 585] on button "Insert Unsubscribe Link" at bounding box center [654, 573] width 31 height 32
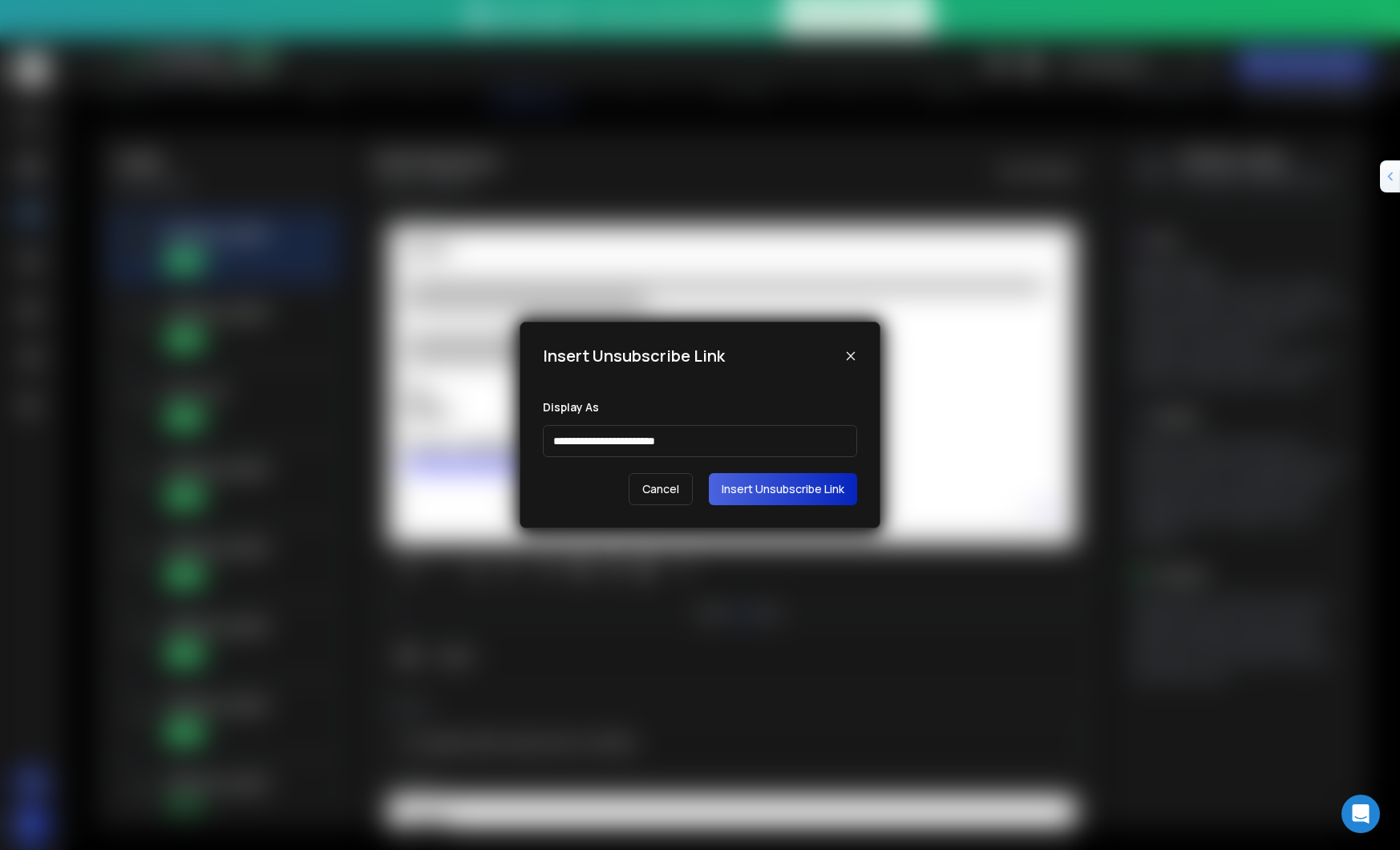
click at [763, 498] on button "Insert Unsubscribe Link" at bounding box center [783, 490] width 148 height 32
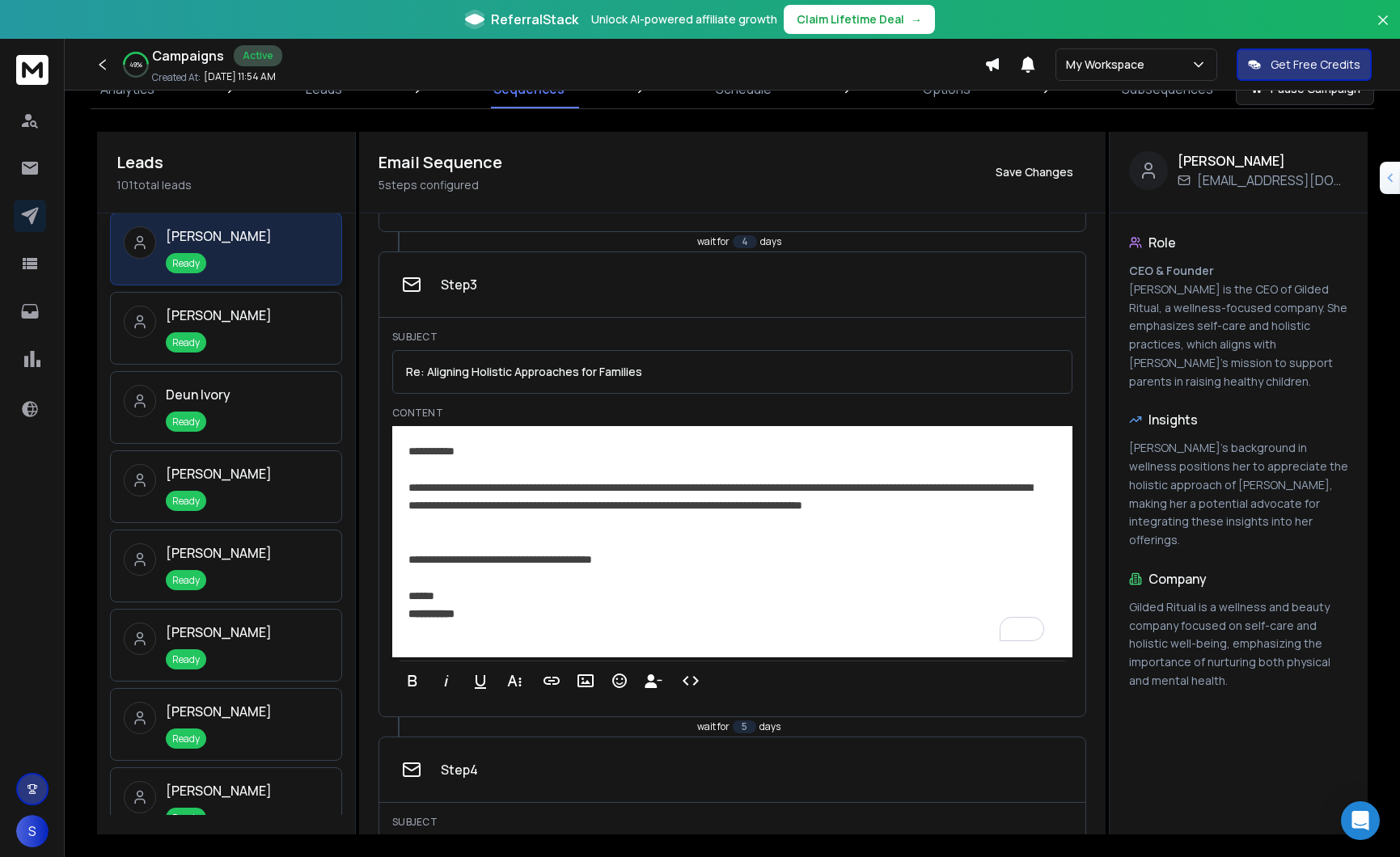
click at [467, 639] on div "To enrich screen reader interactions, please activate Accessibility in Grammarl…" at bounding box center [732, 633] width 648 height 18
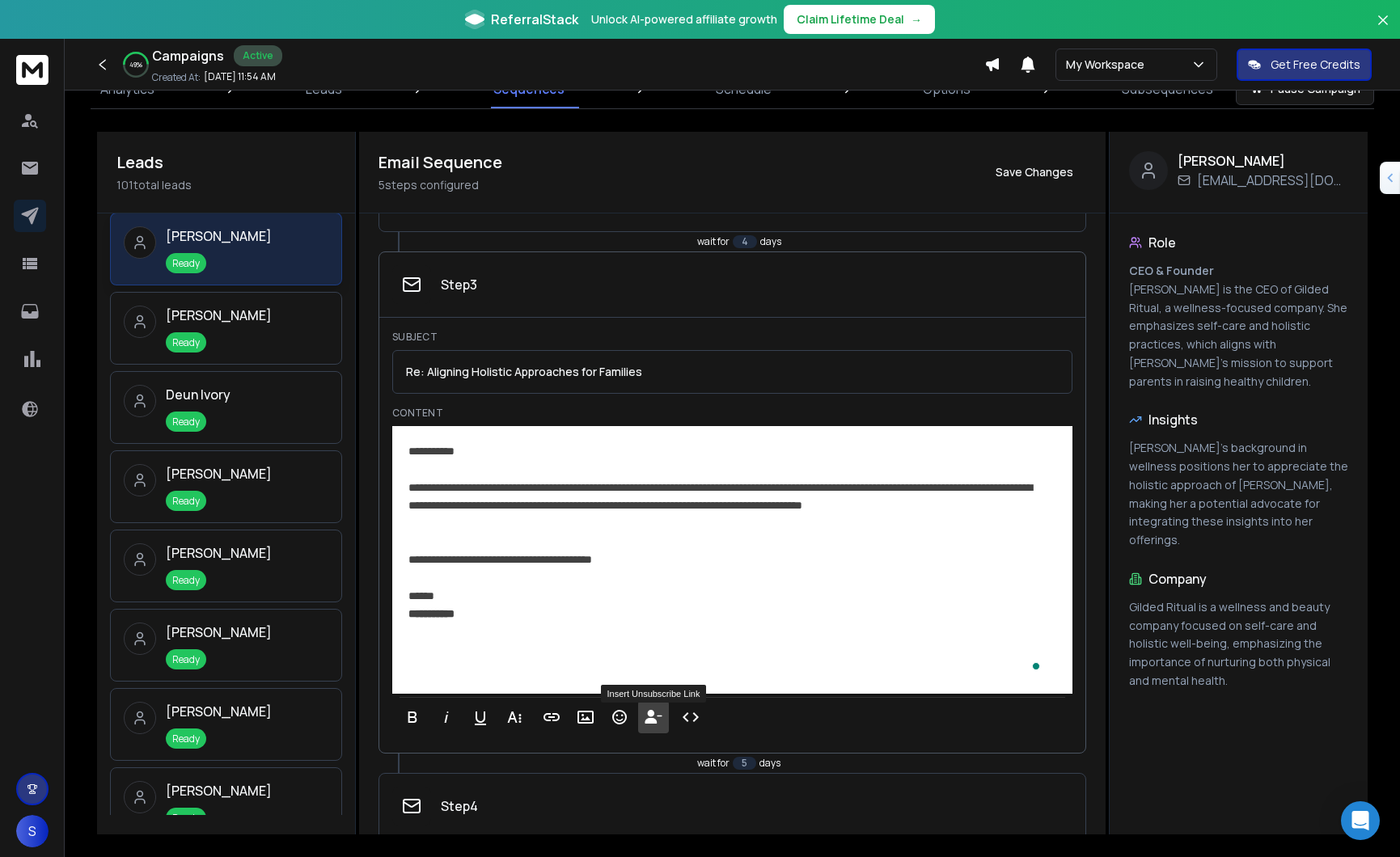
click at [638, 722] on button "Insert Unsubscribe Link" at bounding box center [654, 718] width 31 height 32
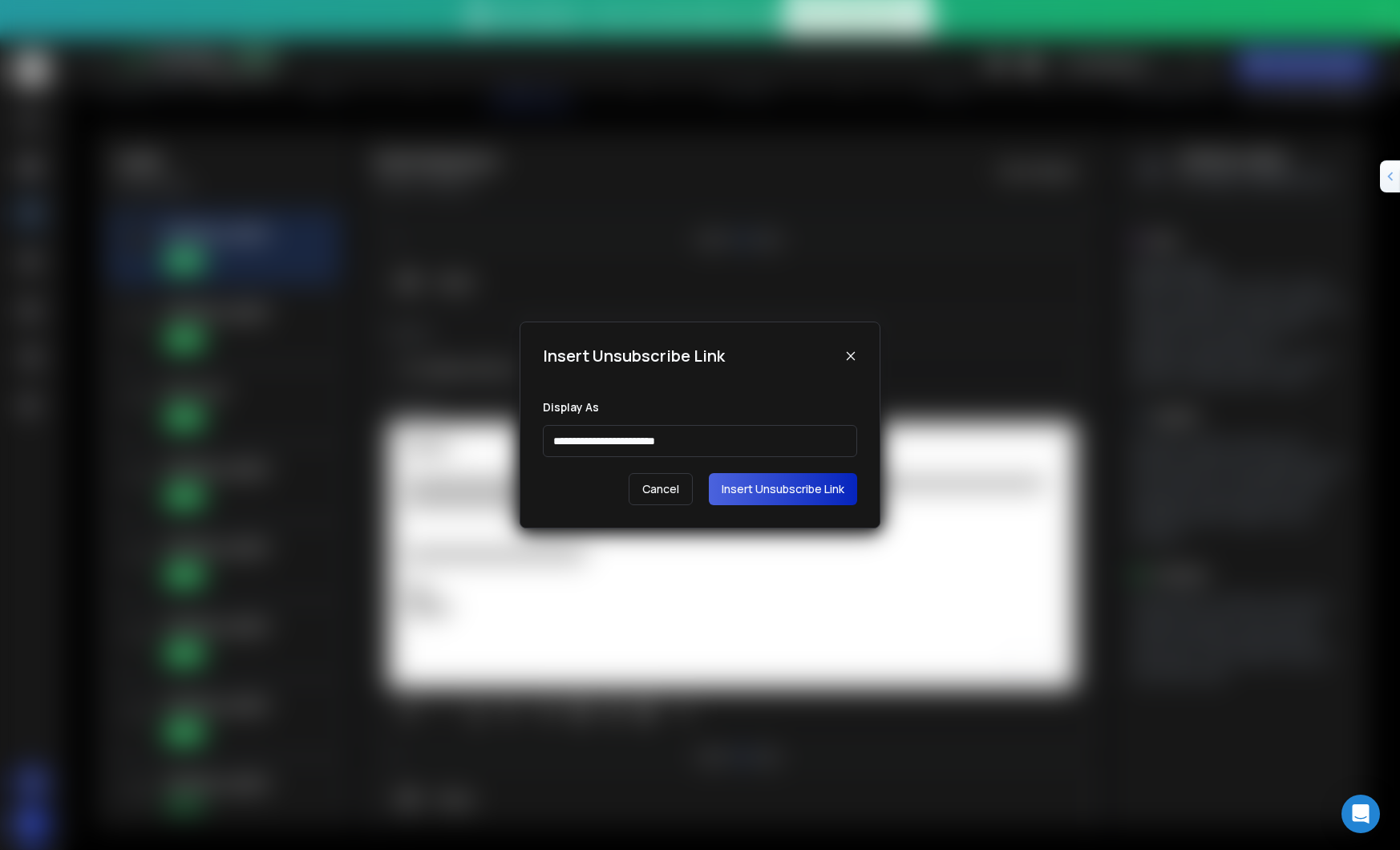
drag, startPoint x: 802, startPoint y: 504, endPoint x: 792, endPoint y: 525, distance: 23.3
click at [802, 503] on button "Insert Unsubscribe Link" at bounding box center [783, 490] width 148 height 32
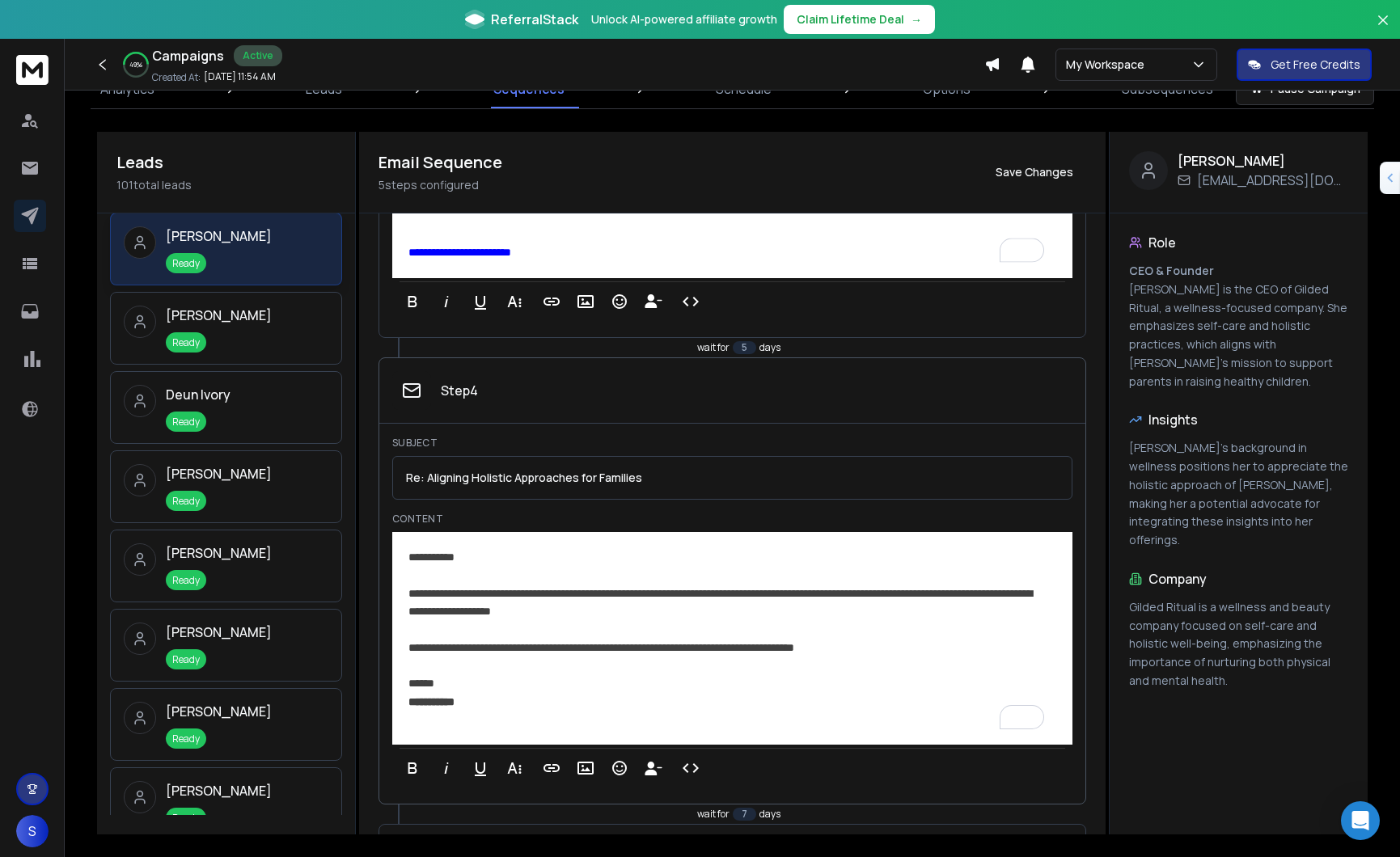
click at [478, 729] on div "To enrich screen reader interactions, please activate Accessibility in Grammarl…" at bounding box center [732, 720] width 648 height 18
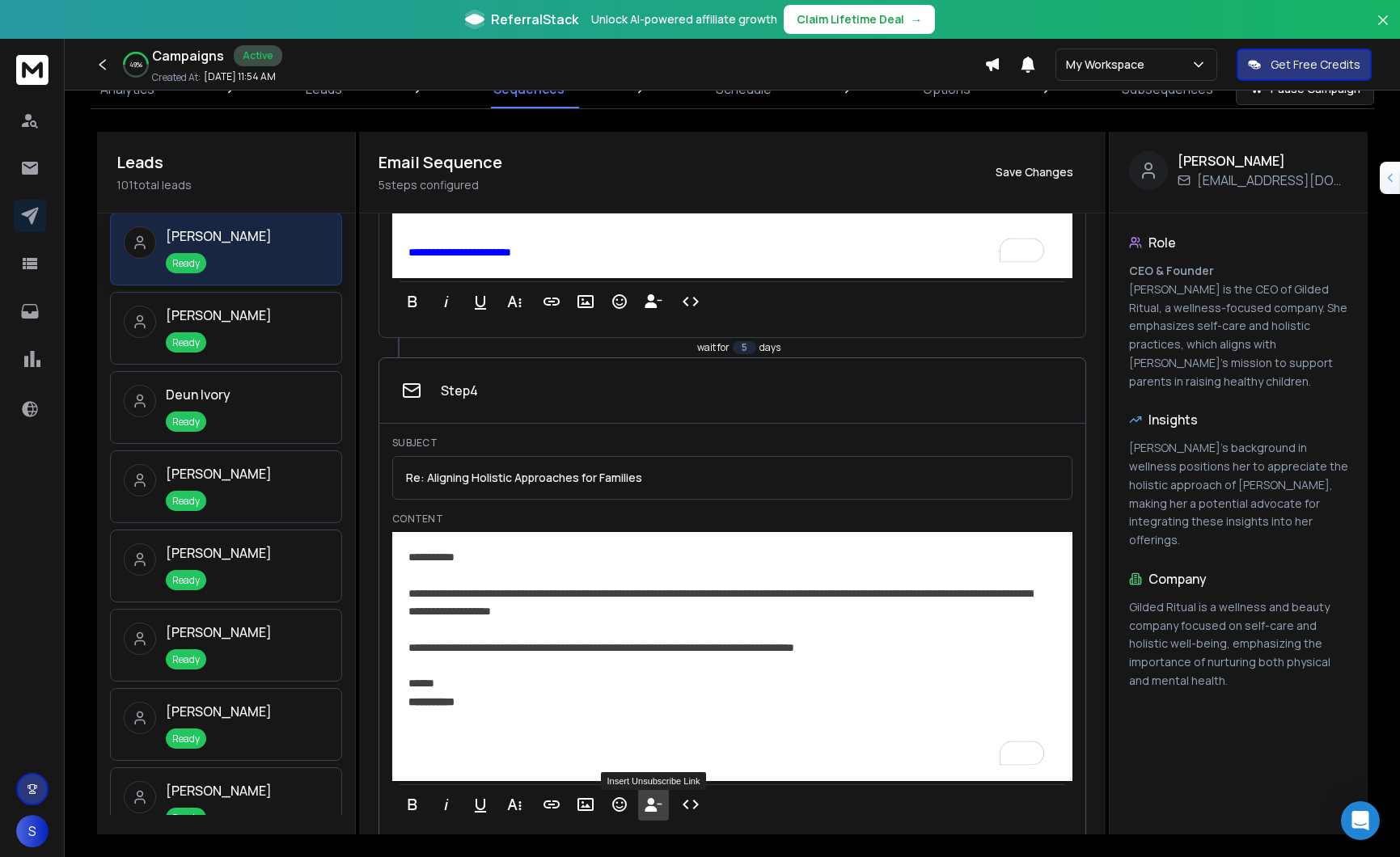
click at [646, 804] on icon "button" at bounding box center [654, 805] width 19 height 14
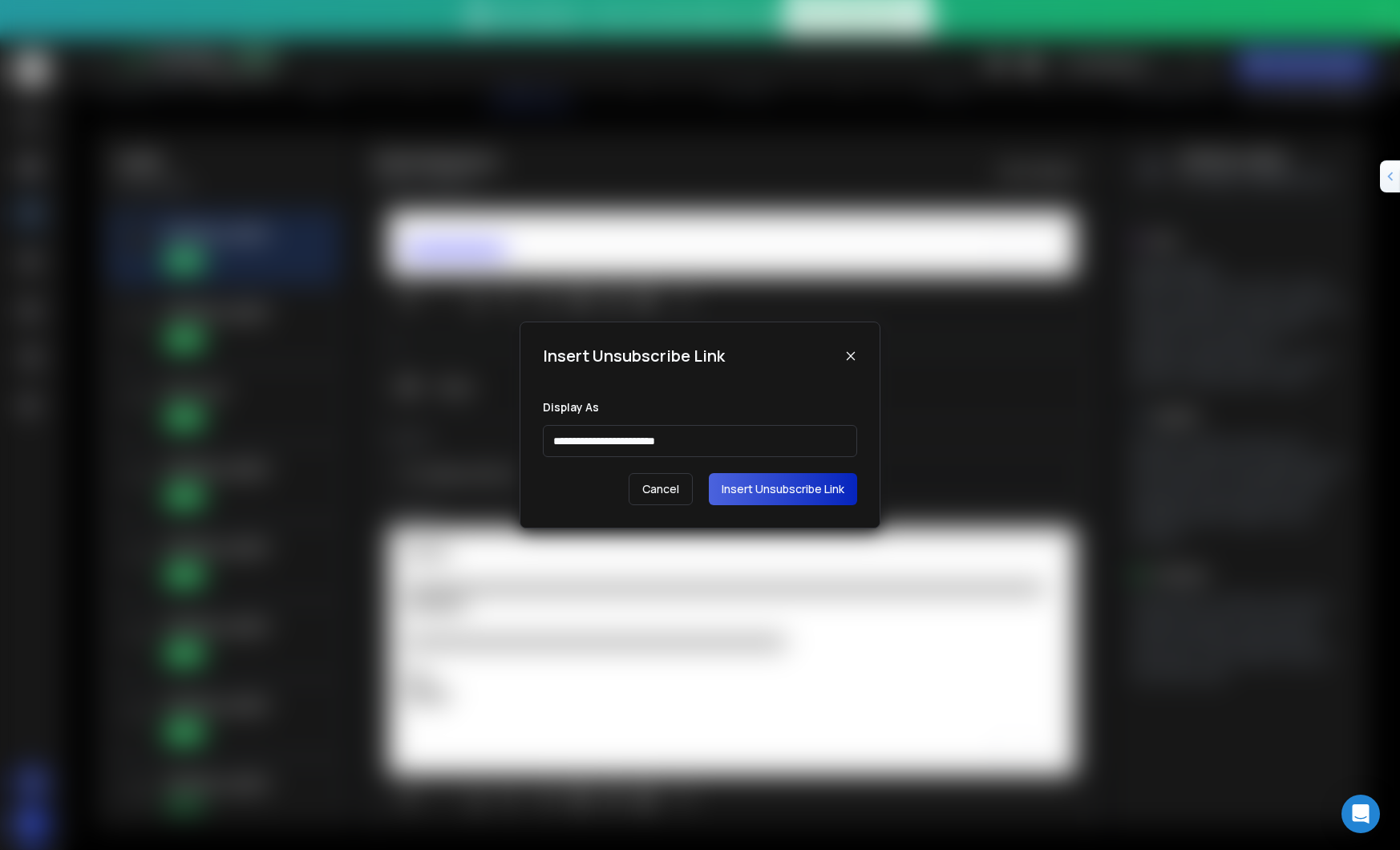
click at [758, 478] on button "Insert Unsubscribe Link" at bounding box center [783, 490] width 148 height 32
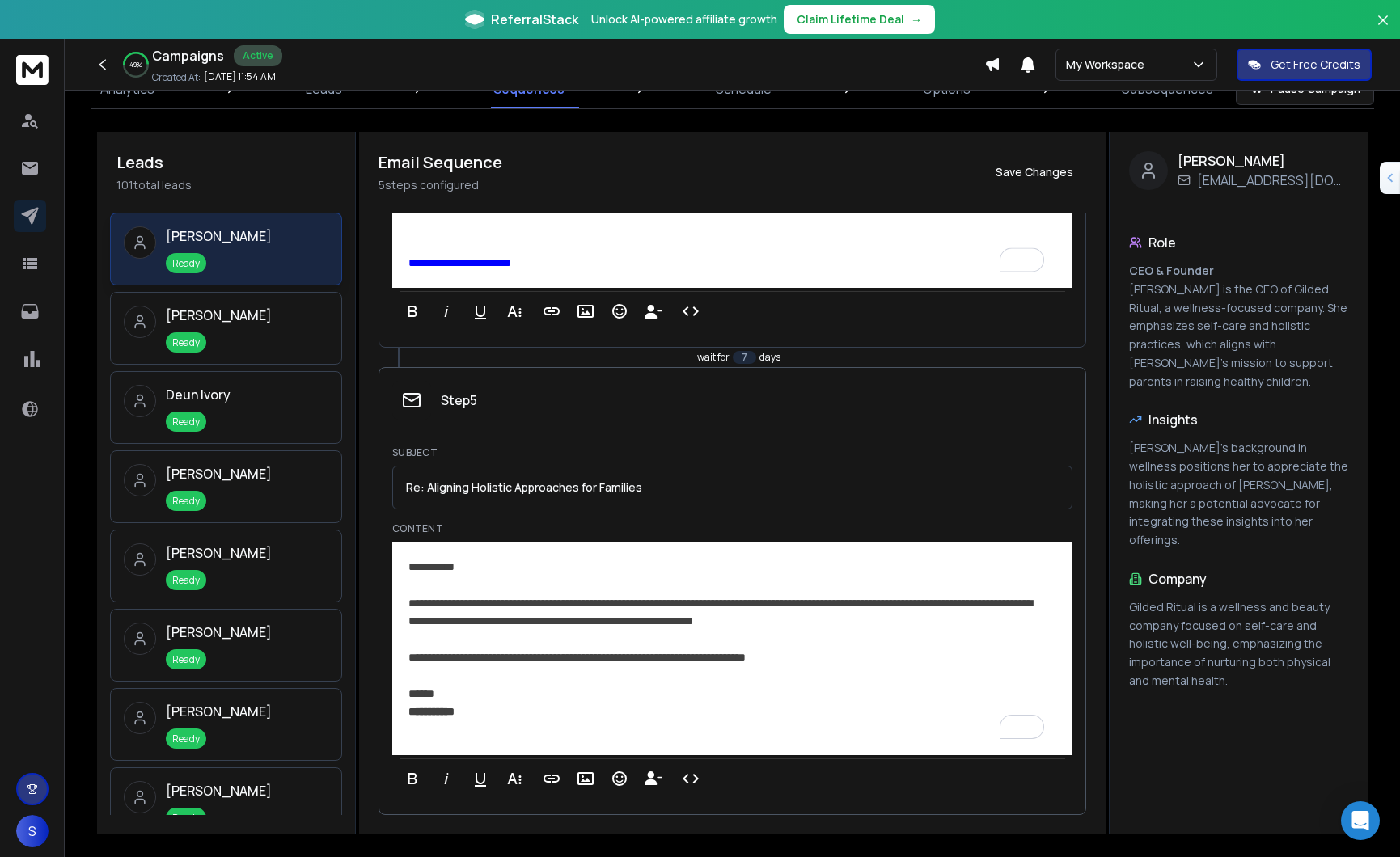
click at [460, 749] on div "**********" at bounding box center [732, 649] width 681 height 214
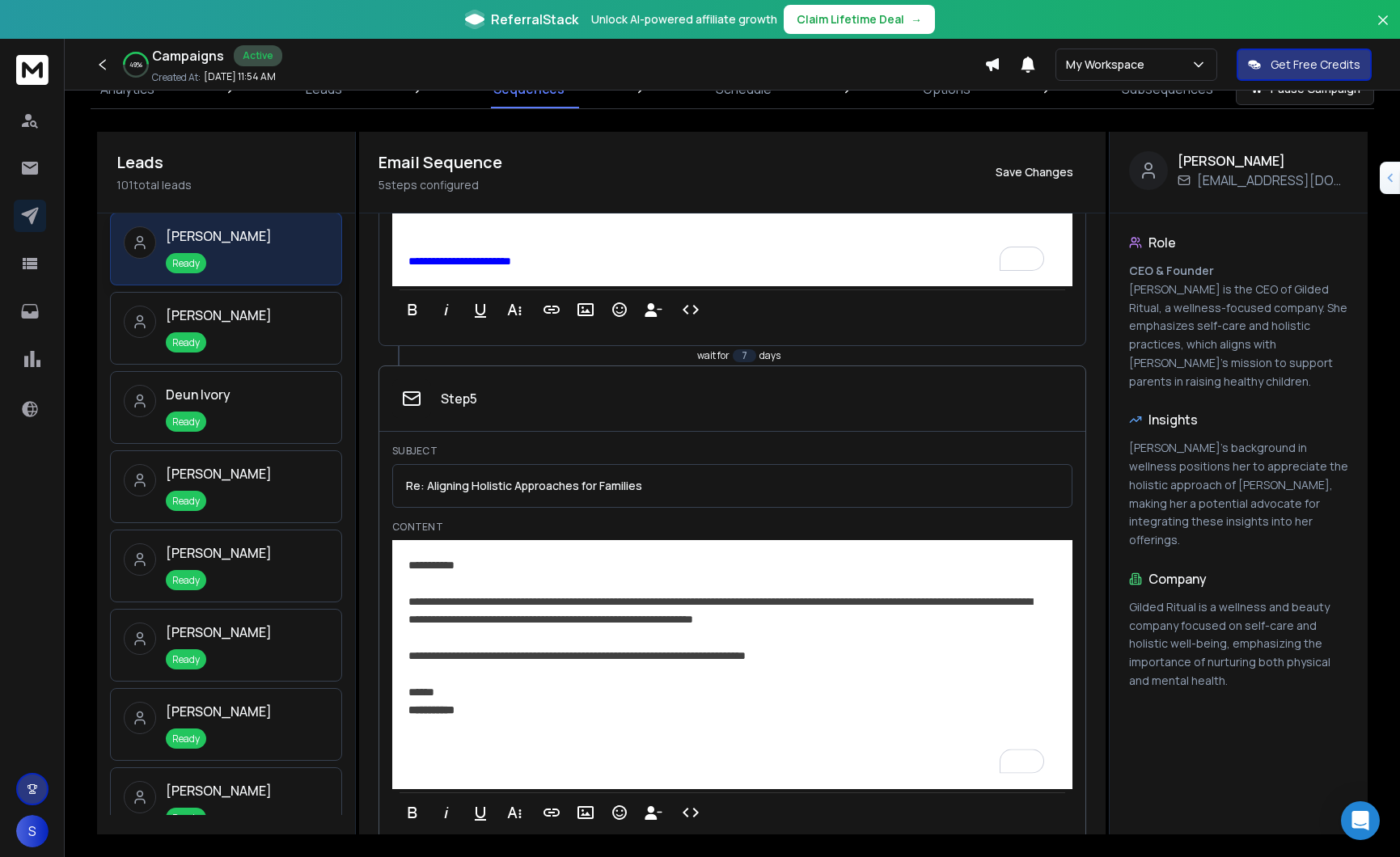
click at [671, 822] on div "Clear Formatting Font Family Arial Georgia Impact Tahoma Times New Roman Verdan…" at bounding box center [732, 812] width 681 height 46
click at [665, 824] on button "Insert Unsubscribe Link" at bounding box center [654, 813] width 31 height 32
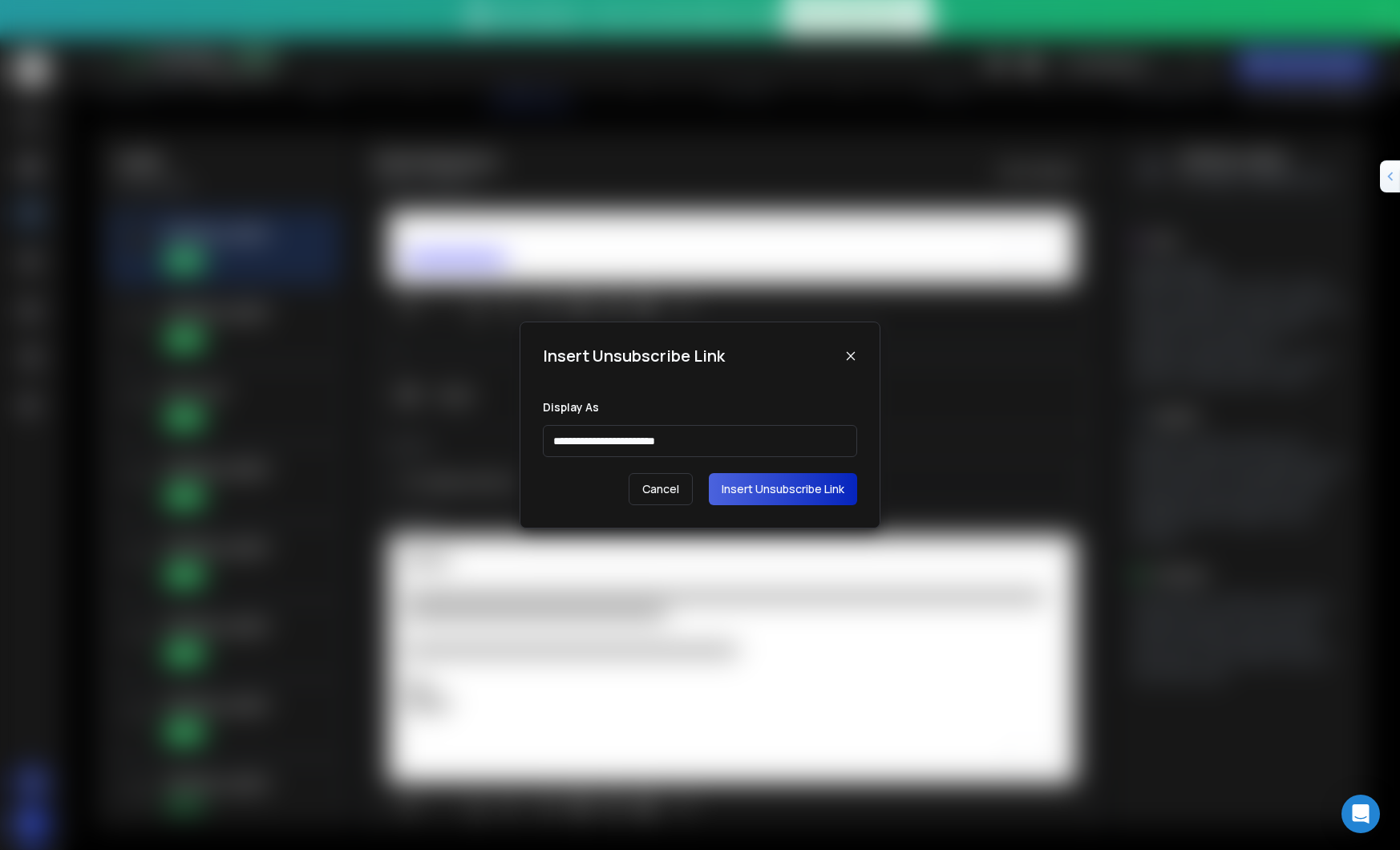
click at [753, 504] on button "Insert Unsubscribe Link" at bounding box center [783, 490] width 148 height 32
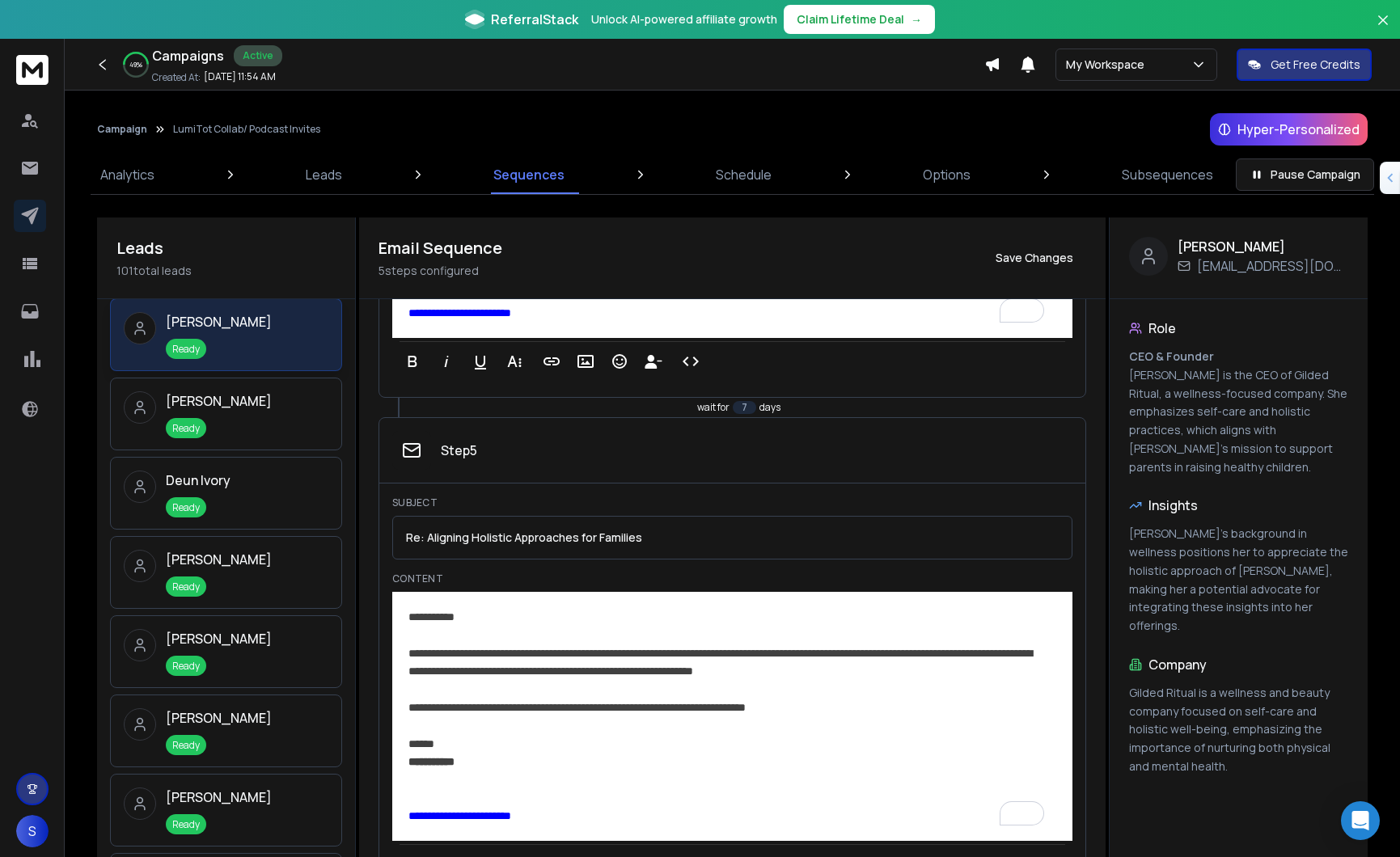
scroll to position [11, 0]
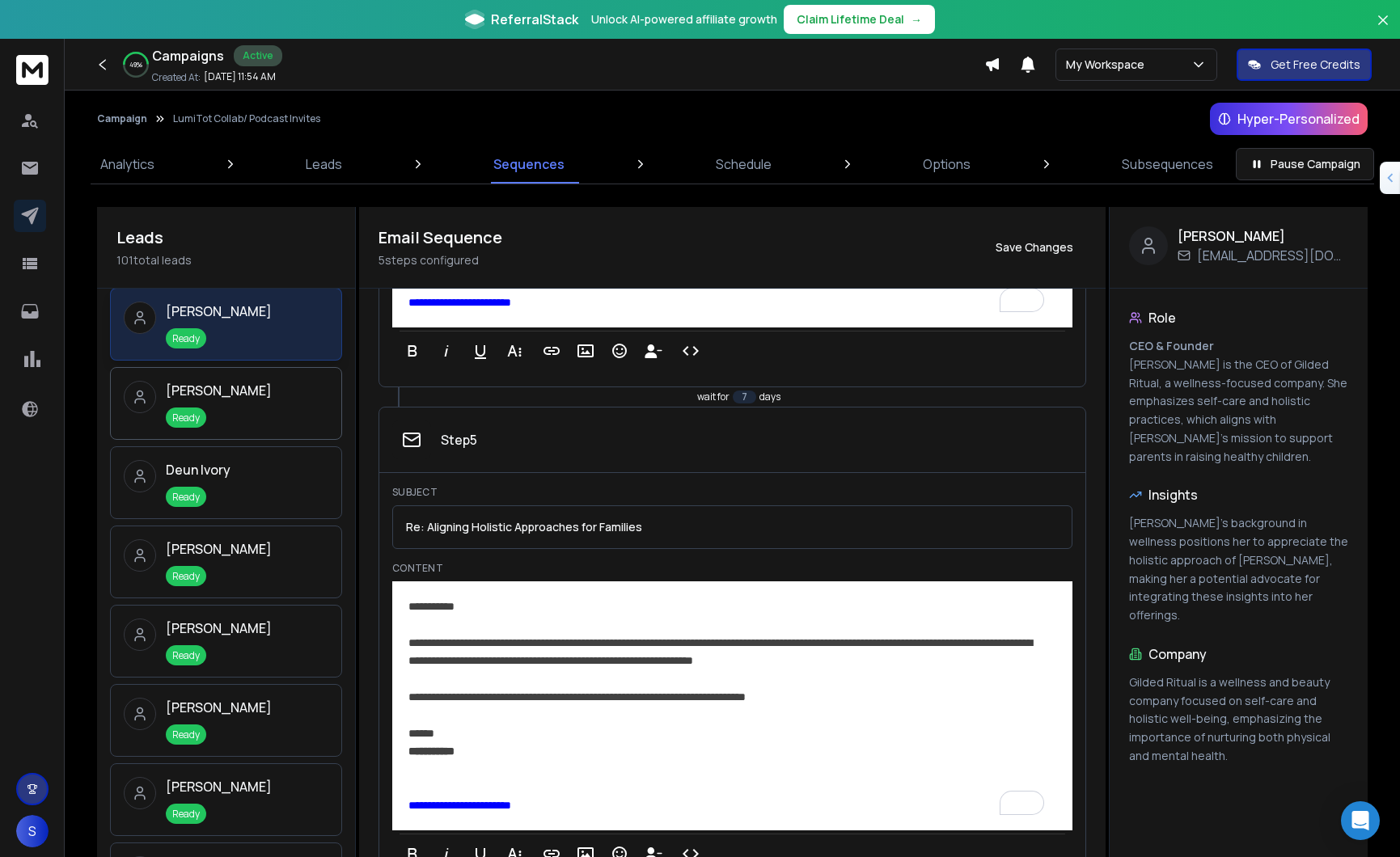
click at [281, 424] on div "Ready" at bounding box center [247, 417] width 163 height 19
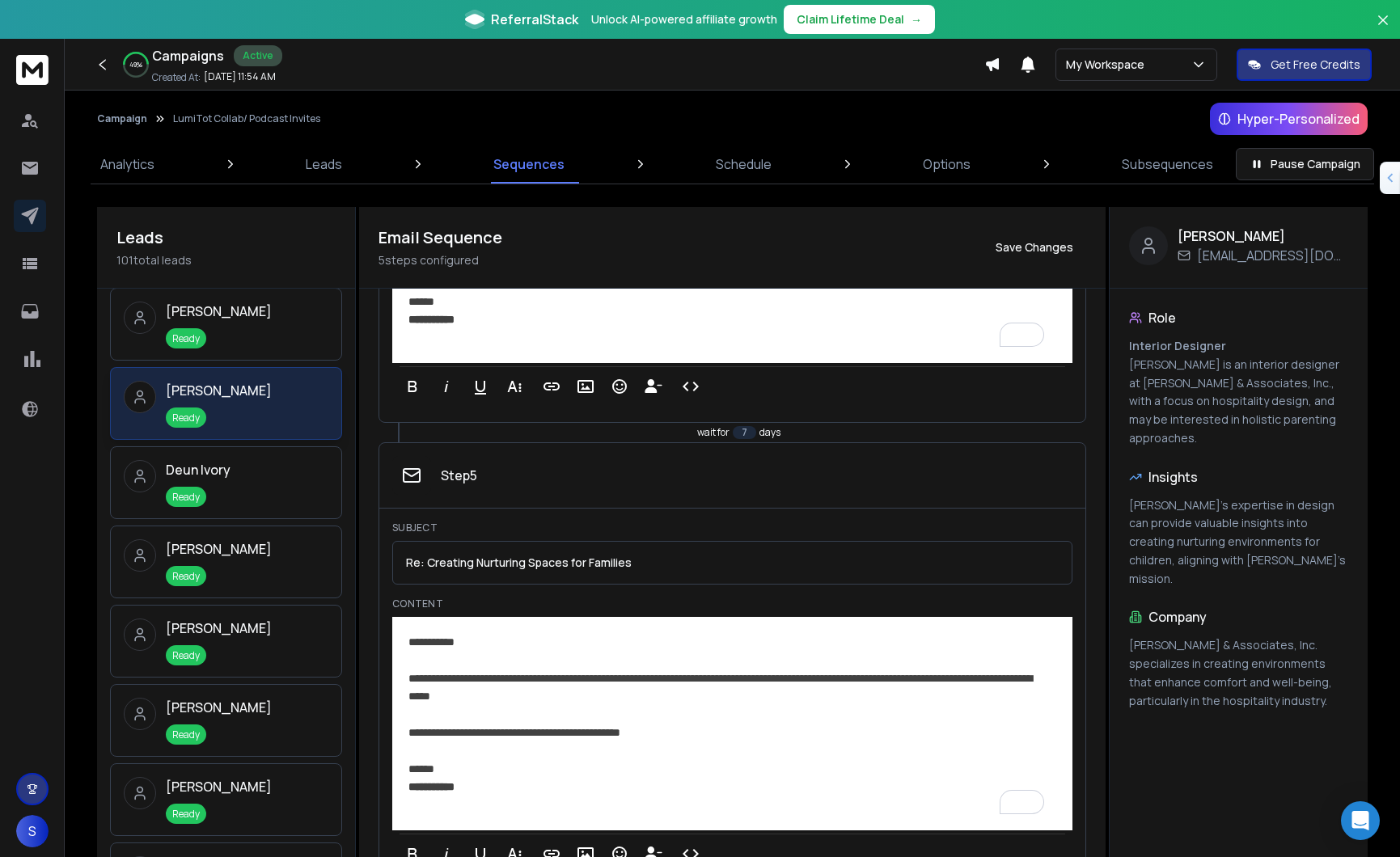
scroll to position [1953, 0]
click at [240, 344] on div "Ready" at bounding box center [247, 337] width 163 height 19
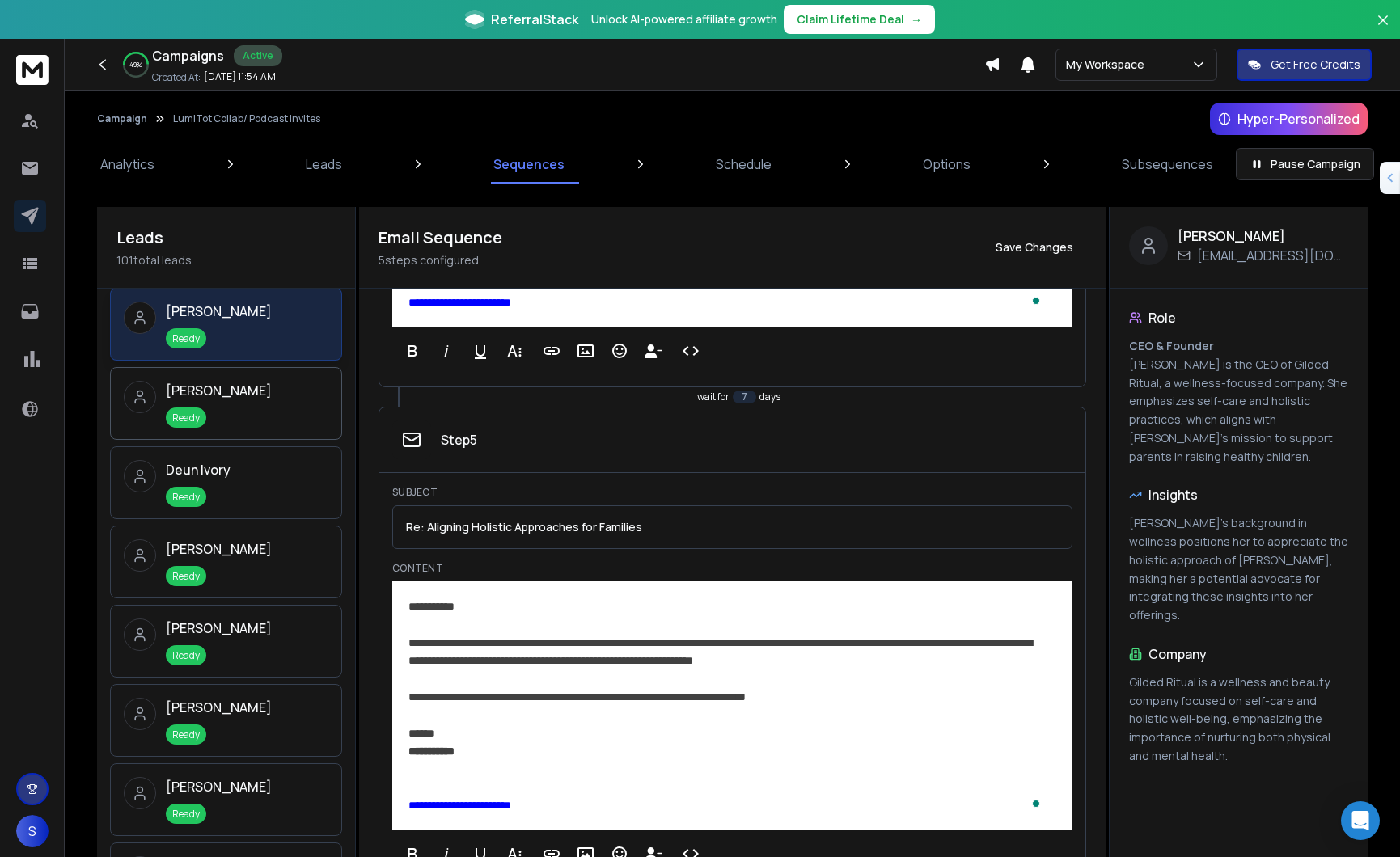
click at [267, 399] on div "[PERSON_NAME]" at bounding box center [247, 391] width 163 height 19
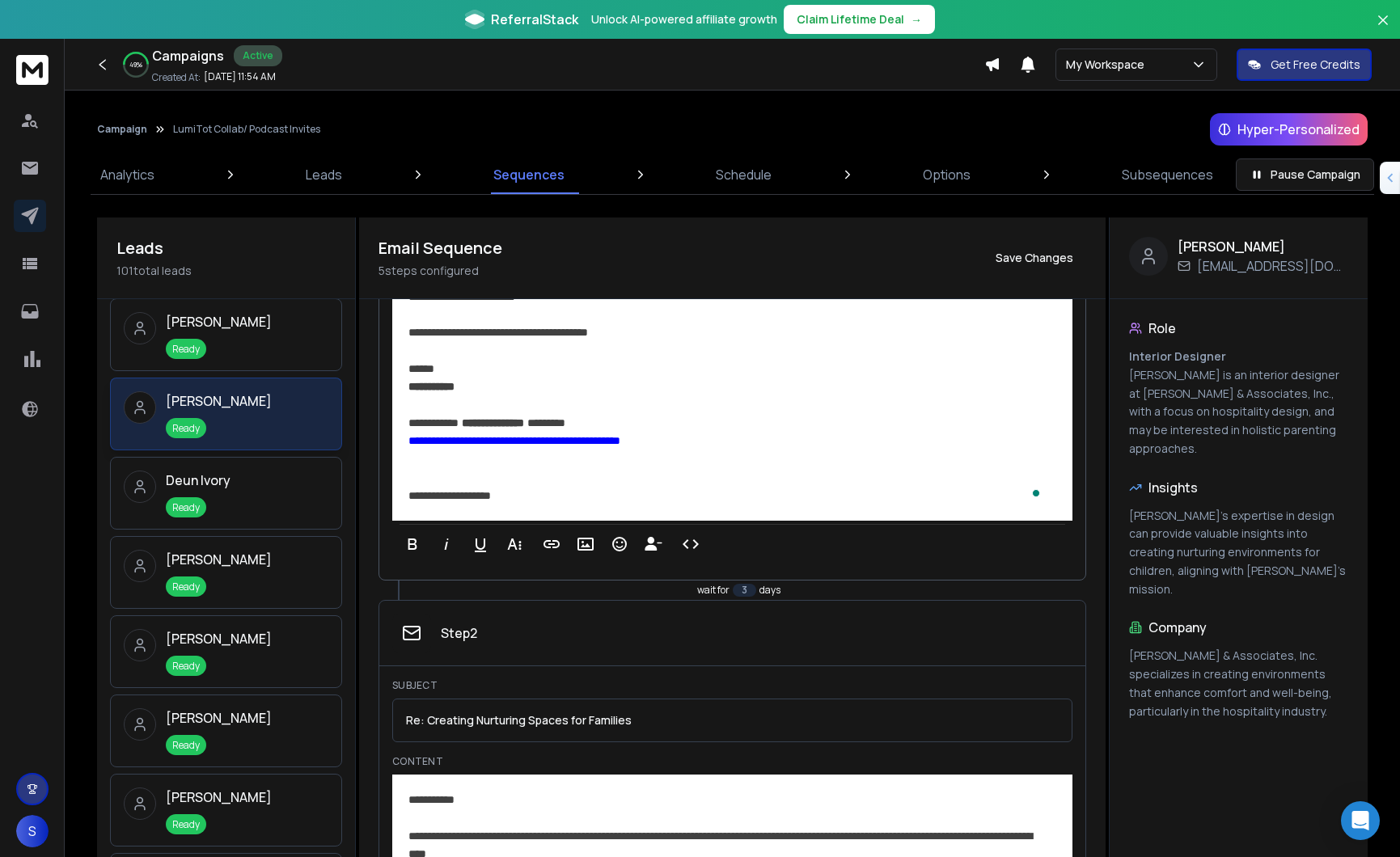
scroll to position [329, 0]
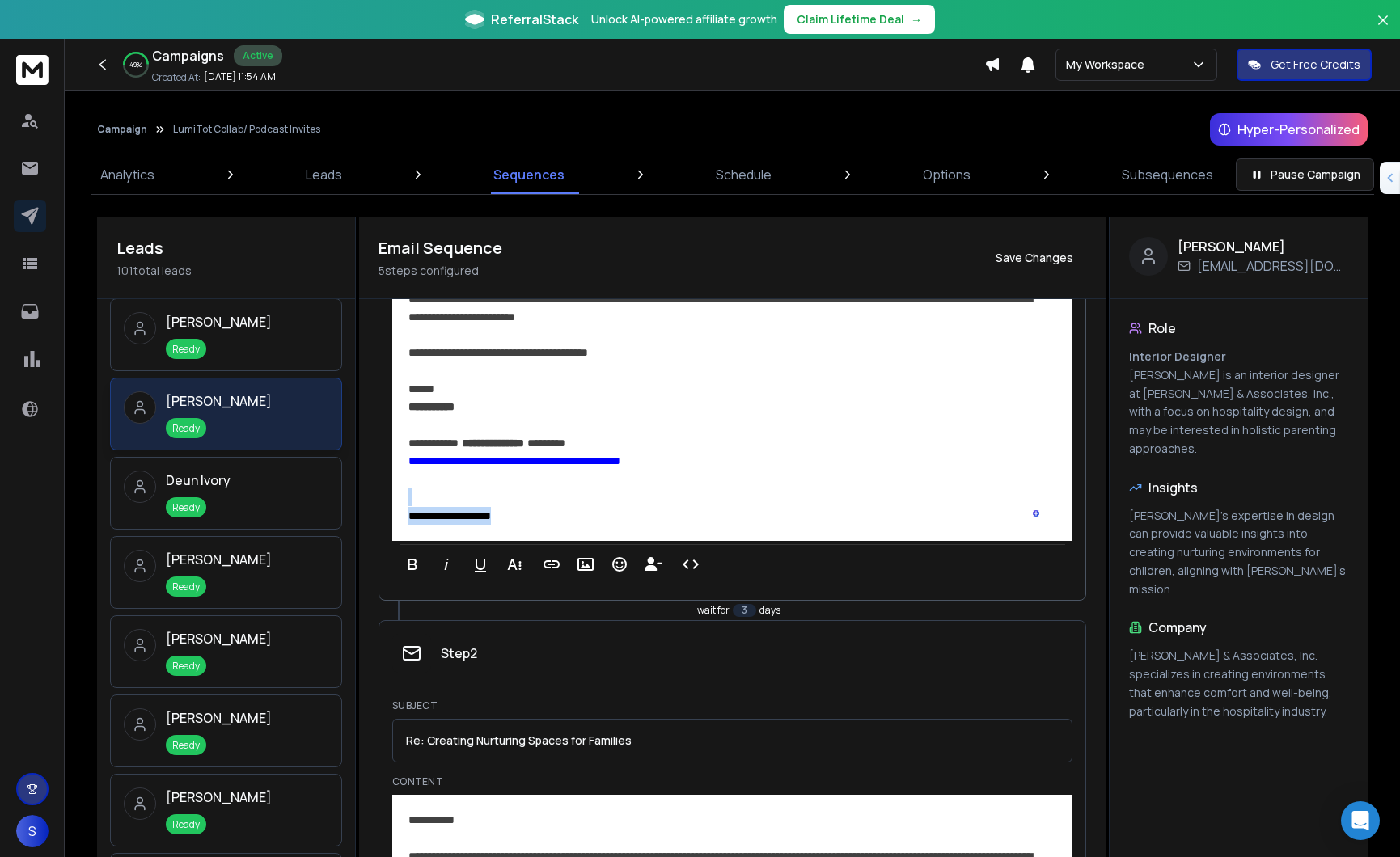
drag, startPoint x: 521, startPoint y: 510, endPoint x: 393, endPoint y: 493, distance: 129.1
click at [388, 493] on div "**********" at bounding box center [732, 329] width 706 height 544
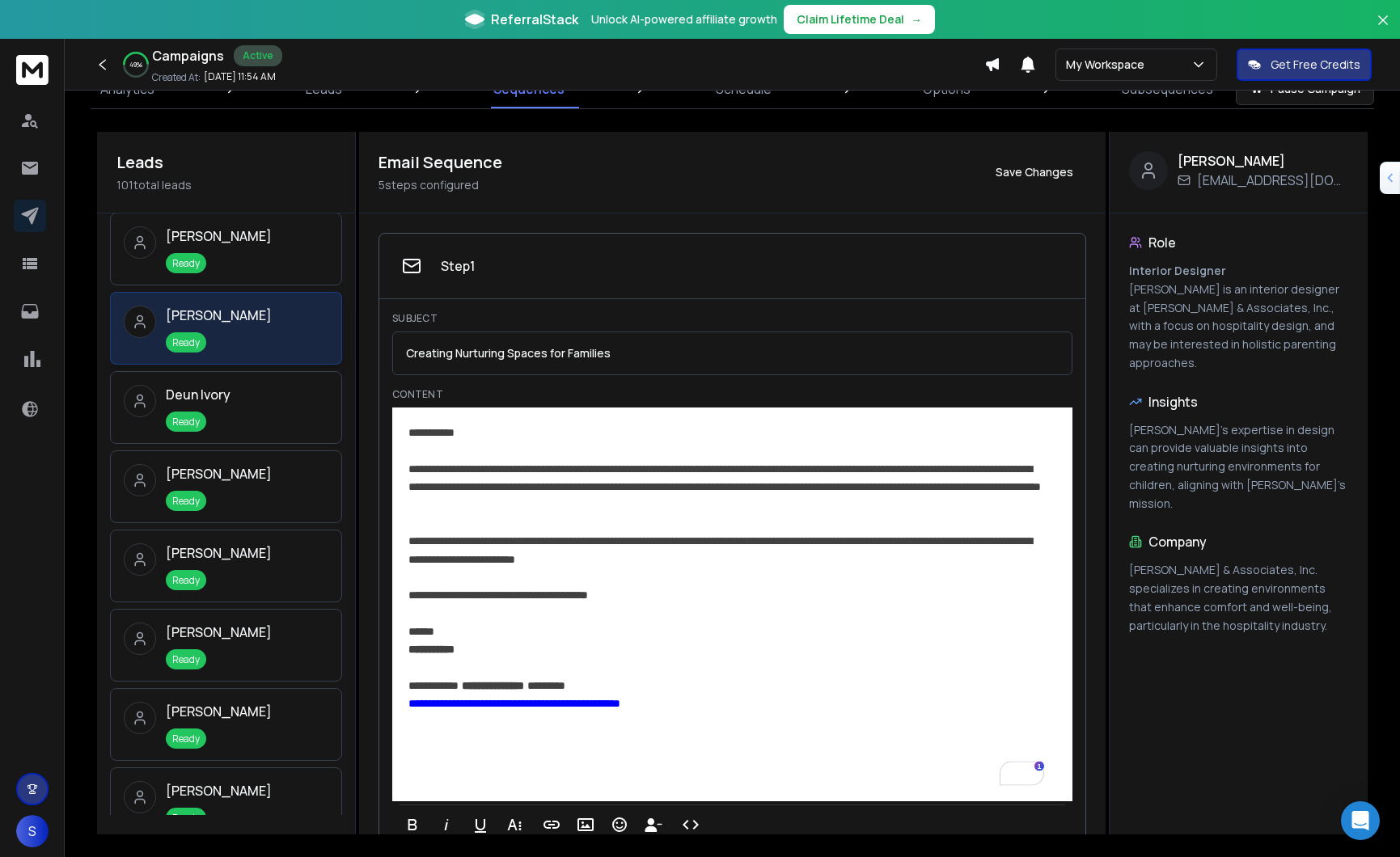
scroll to position [138, 0]
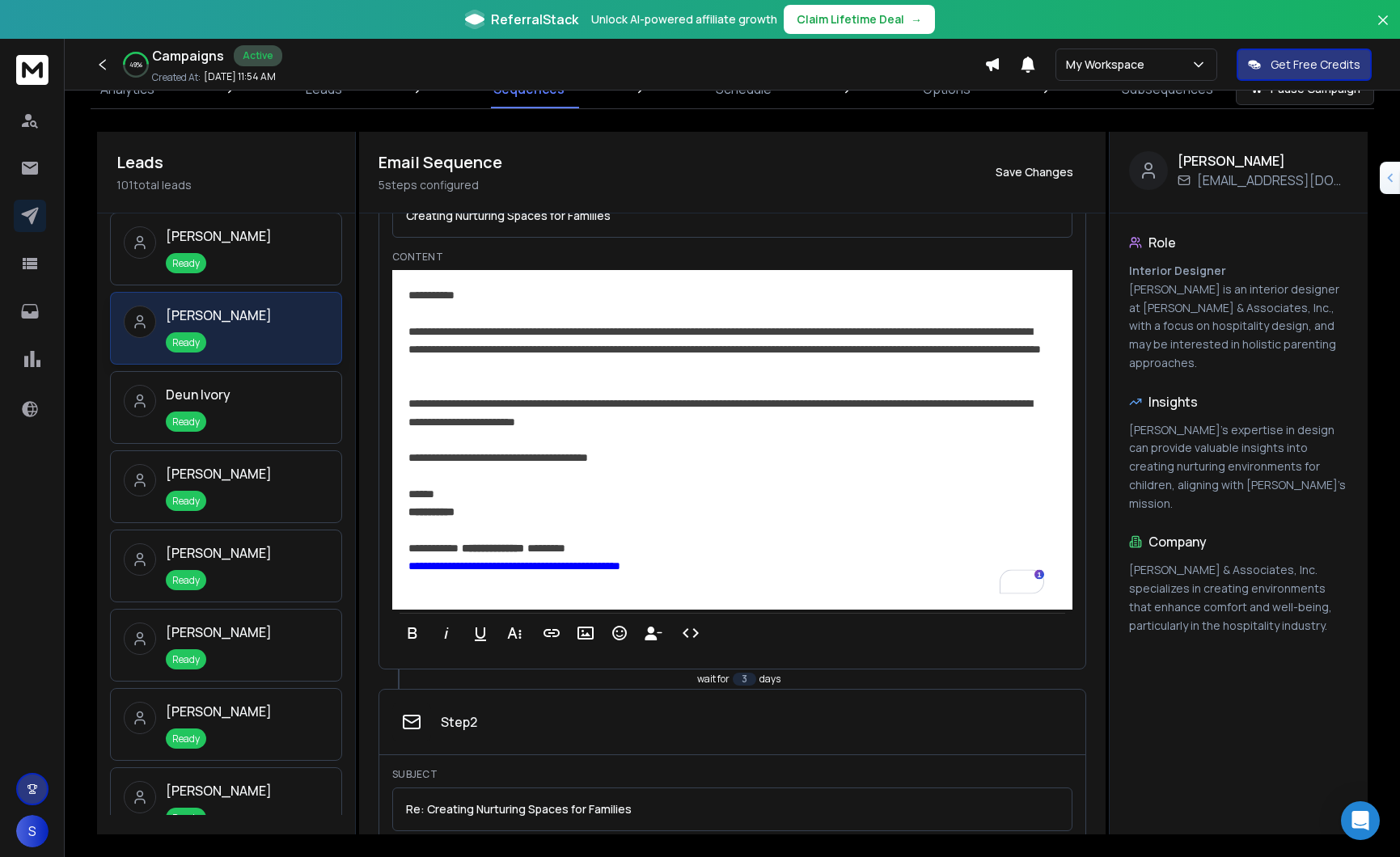
click at [1042, 174] on button "Save Changes" at bounding box center [1034, 172] width 104 height 32
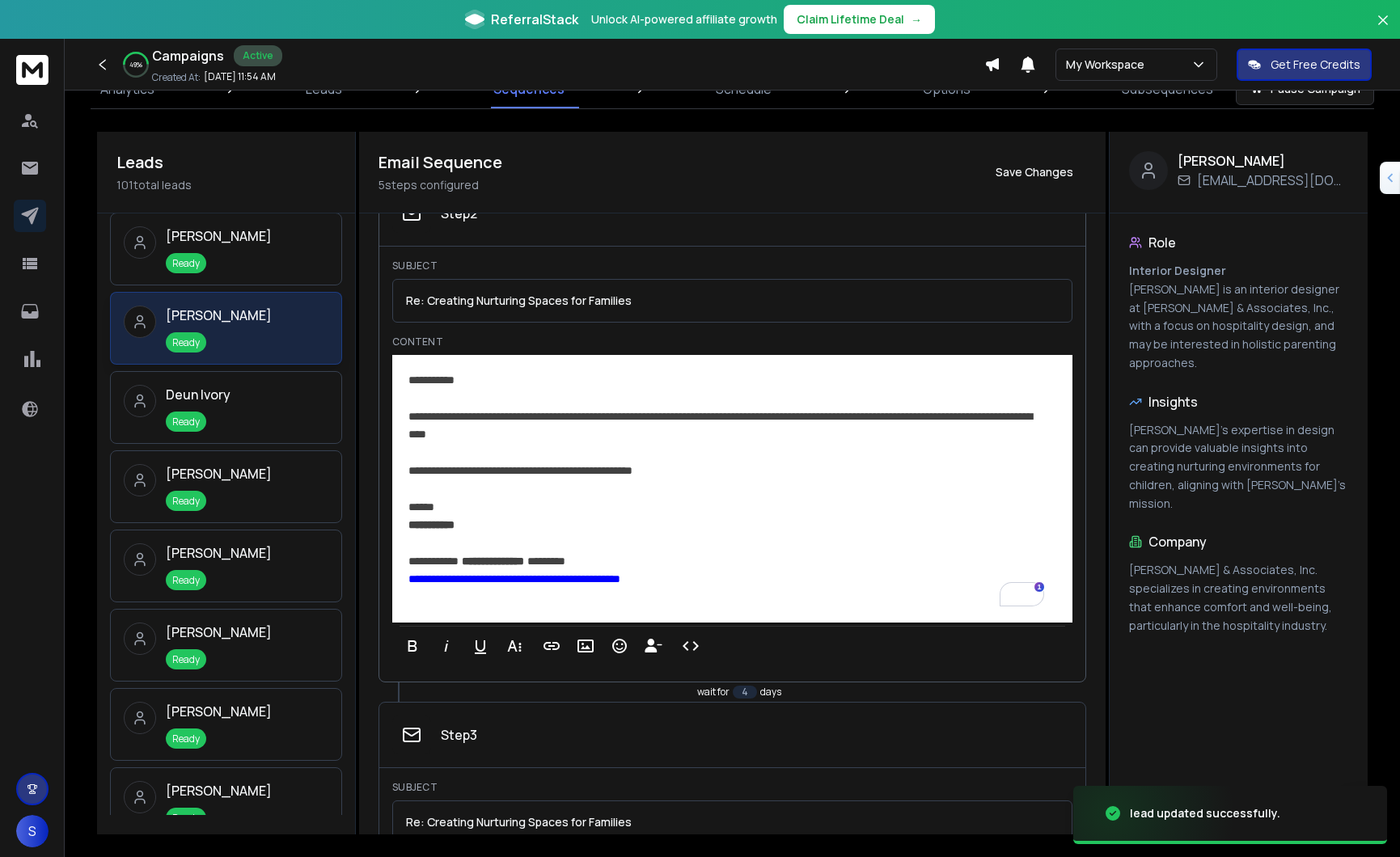
scroll to position [701, 0]
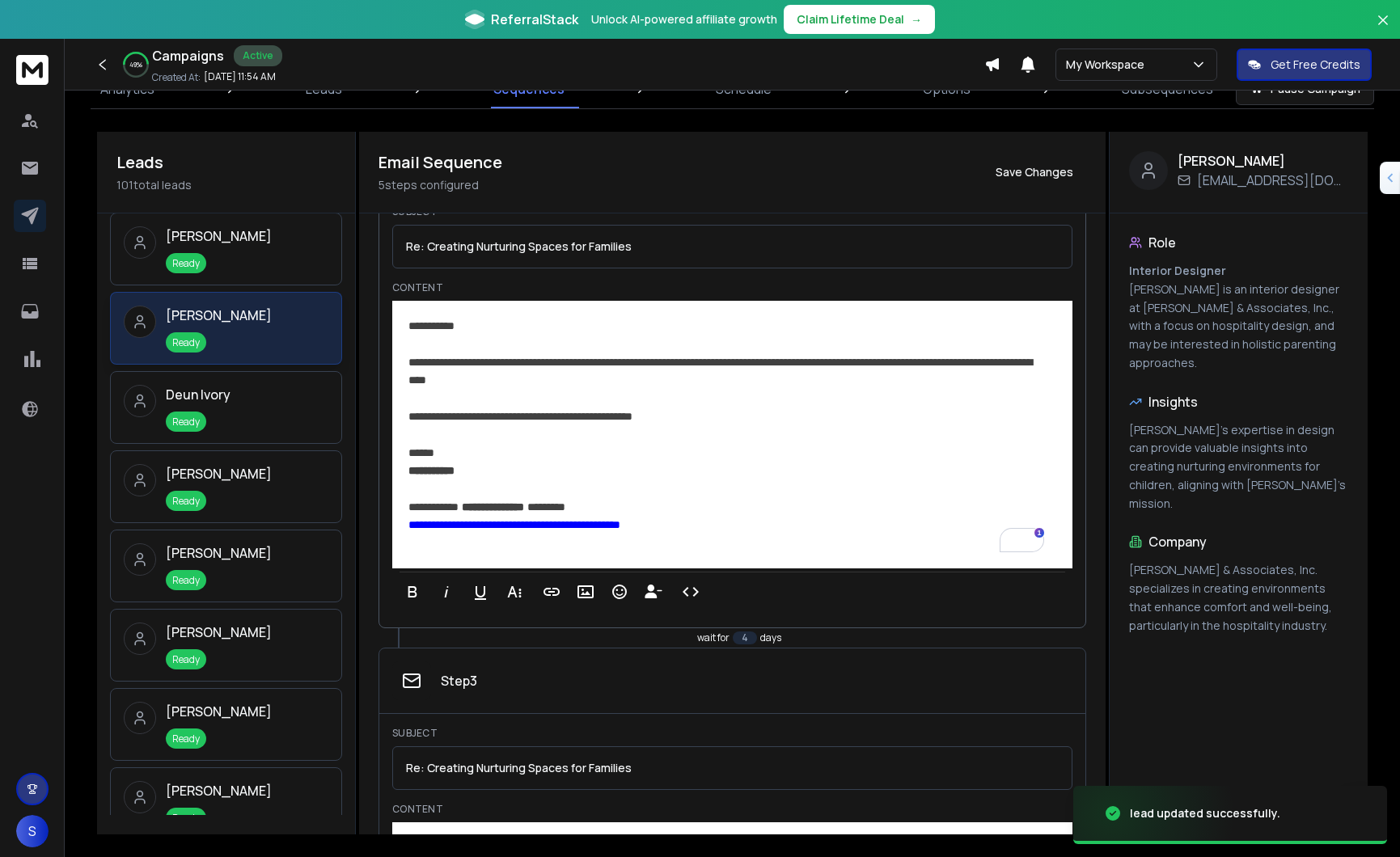
click at [524, 560] on div "**********" at bounding box center [732, 435] width 681 height 268
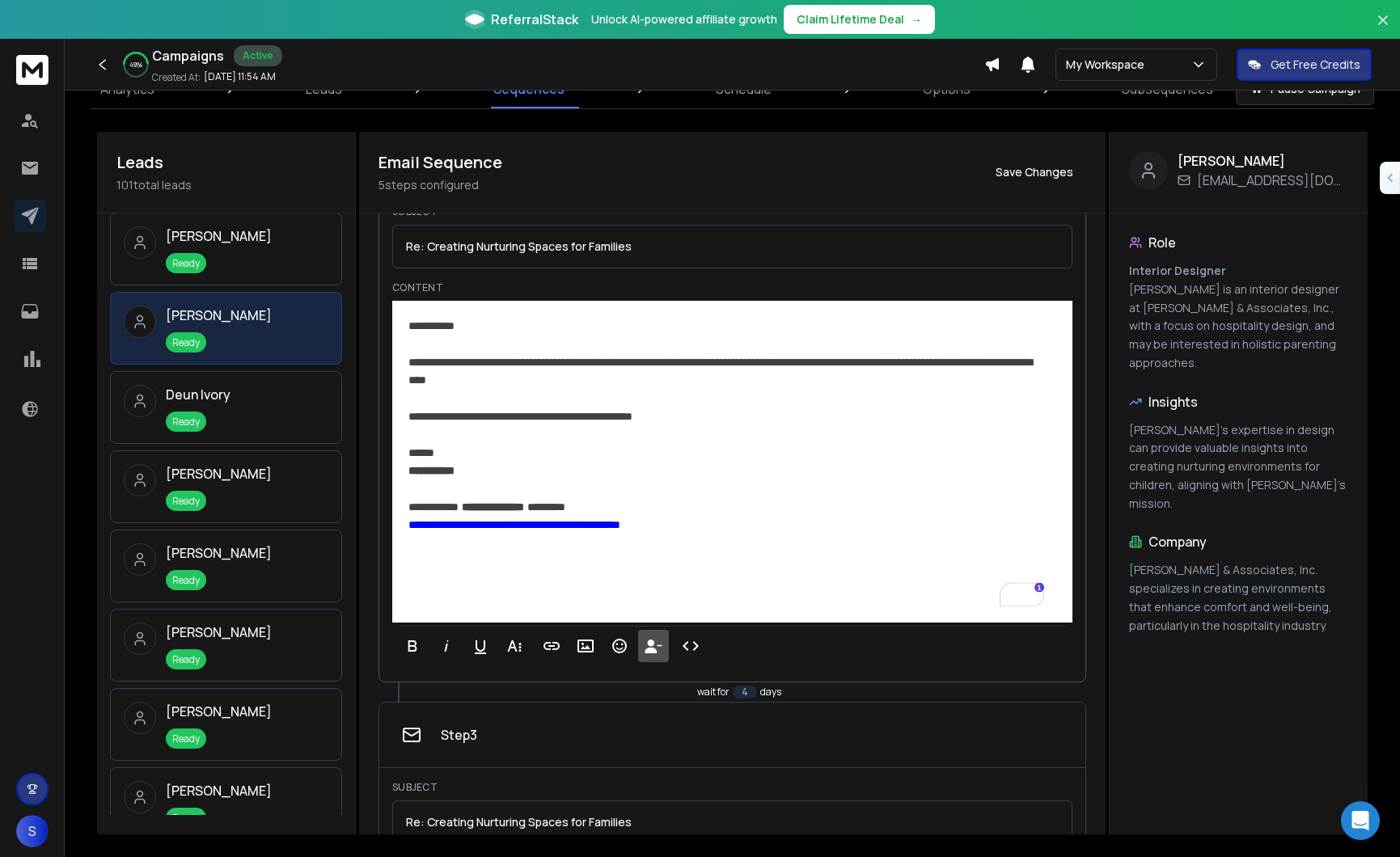
click at [648, 651] on icon "button" at bounding box center [653, 647] width 17 height 14
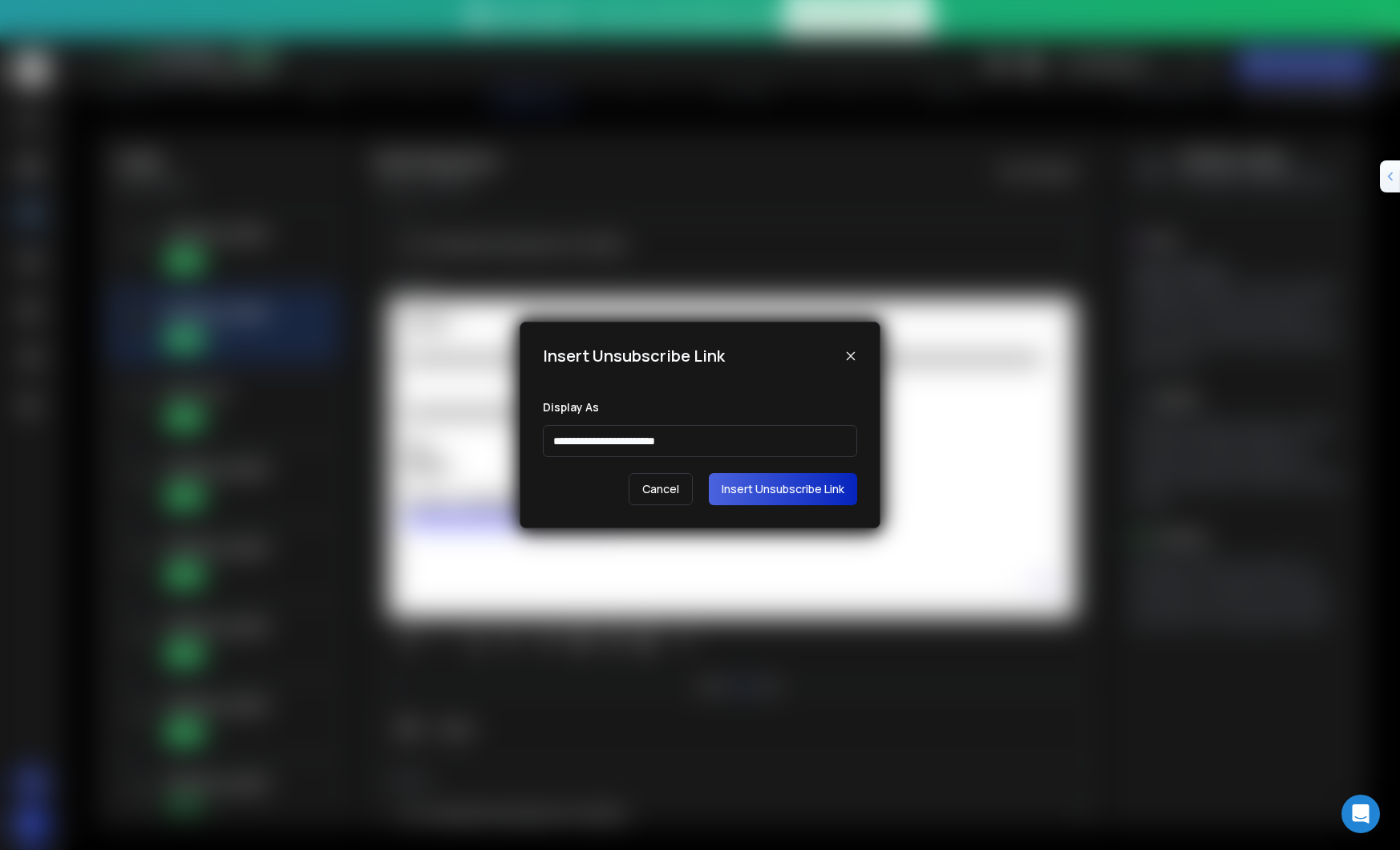
click at [750, 505] on div "**********" at bounding box center [700, 425] width 361 height 207
click at [765, 494] on button "Insert Unsubscribe Link" at bounding box center [783, 490] width 148 height 32
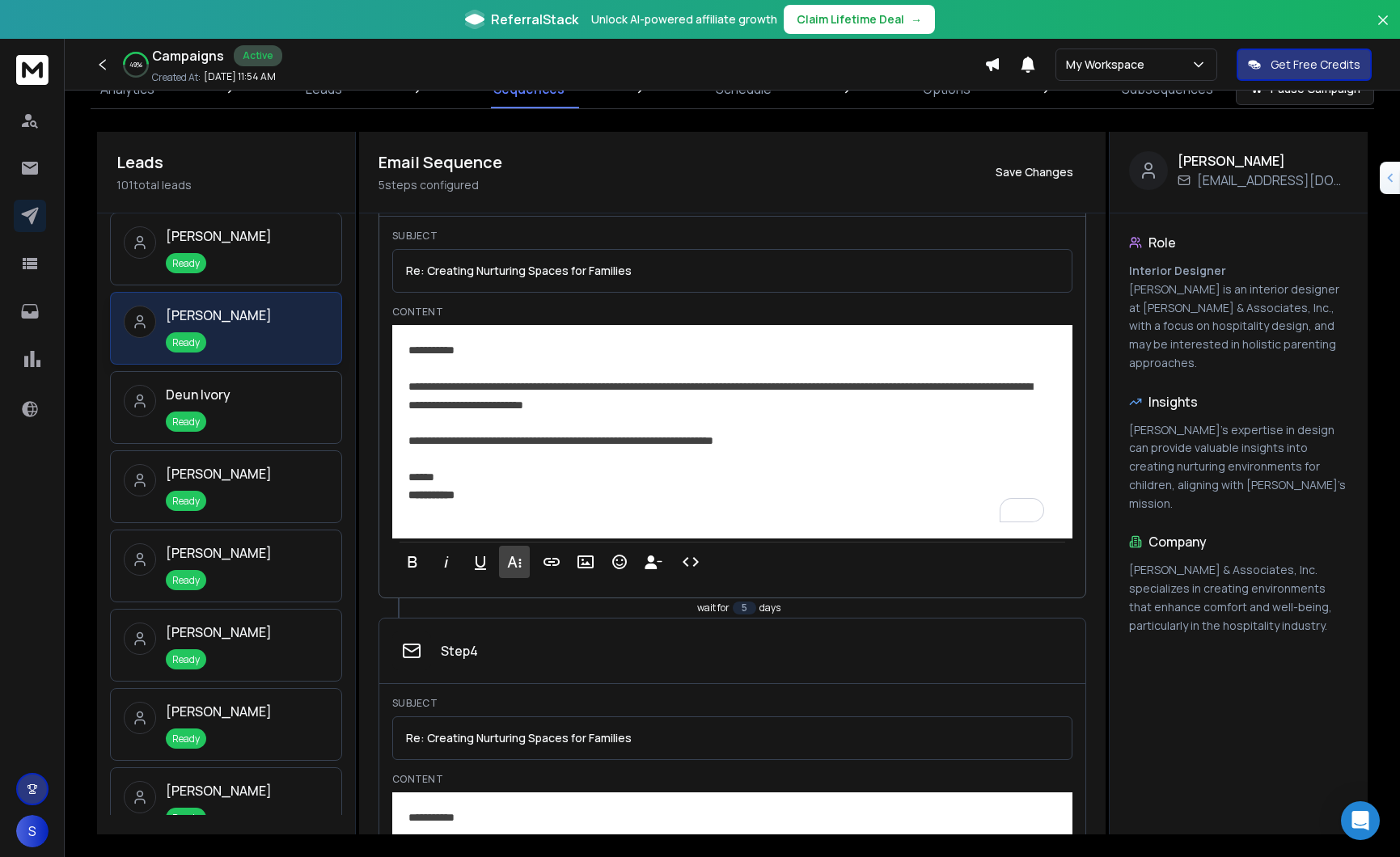
scroll to position [1280, 0]
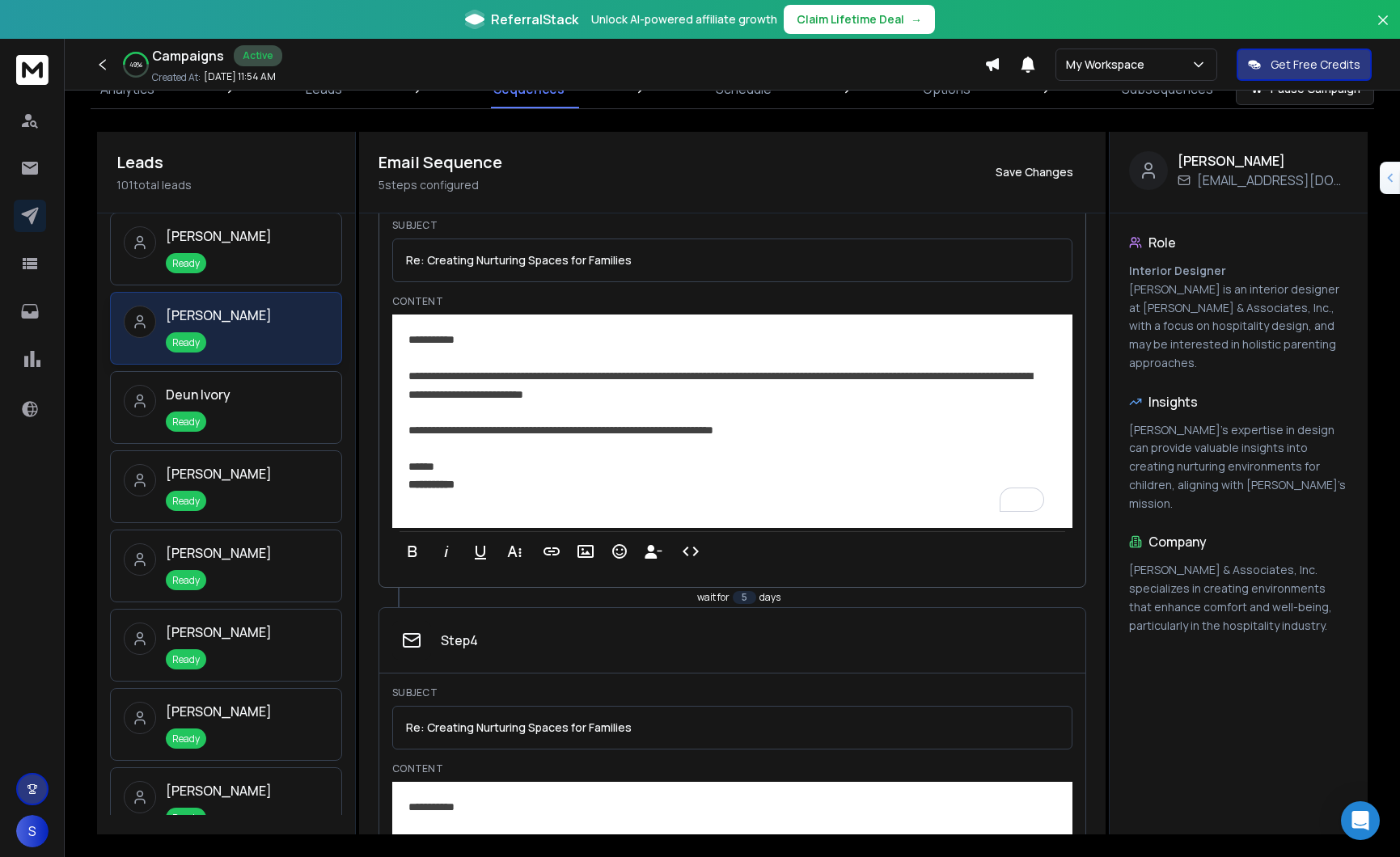
click at [479, 515] on div "**********" at bounding box center [732, 422] width 681 height 214
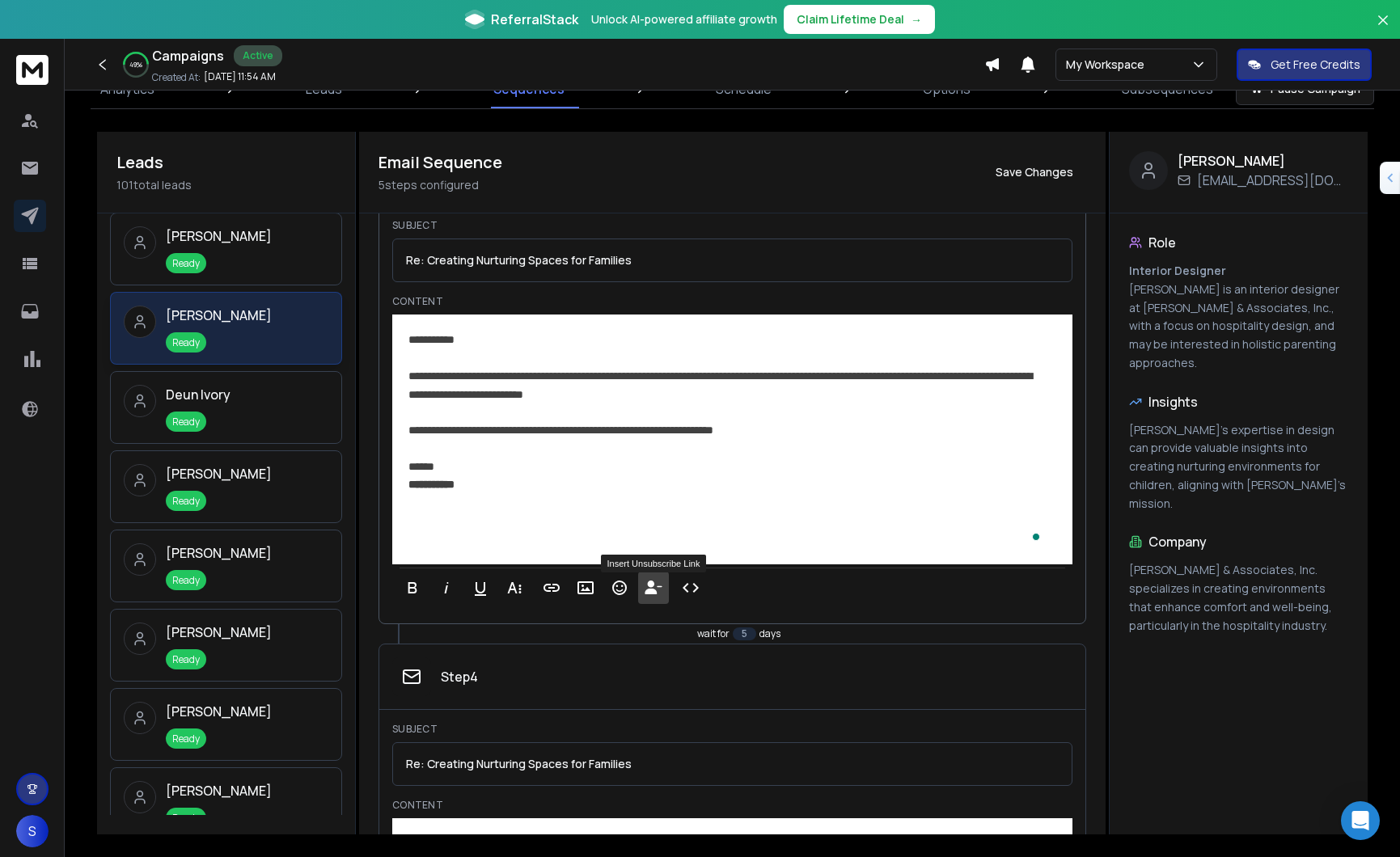
click at [648, 583] on icon "button" at bounding box center [654, 588] width 19 height 14
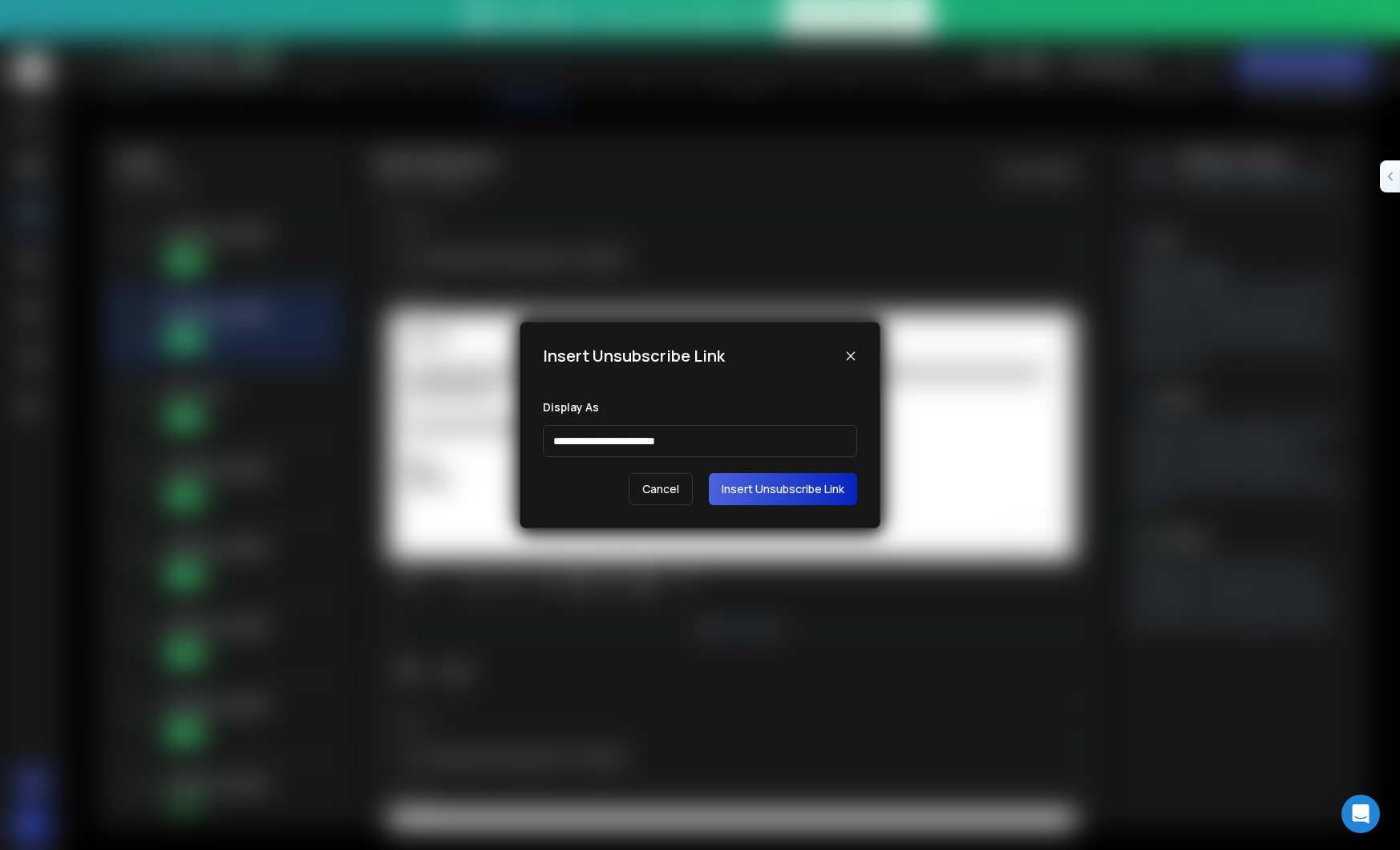
click at [751, 489] on button "Insert Unsubscribe Link" at bounding box center [783, 490] width 148 height 32
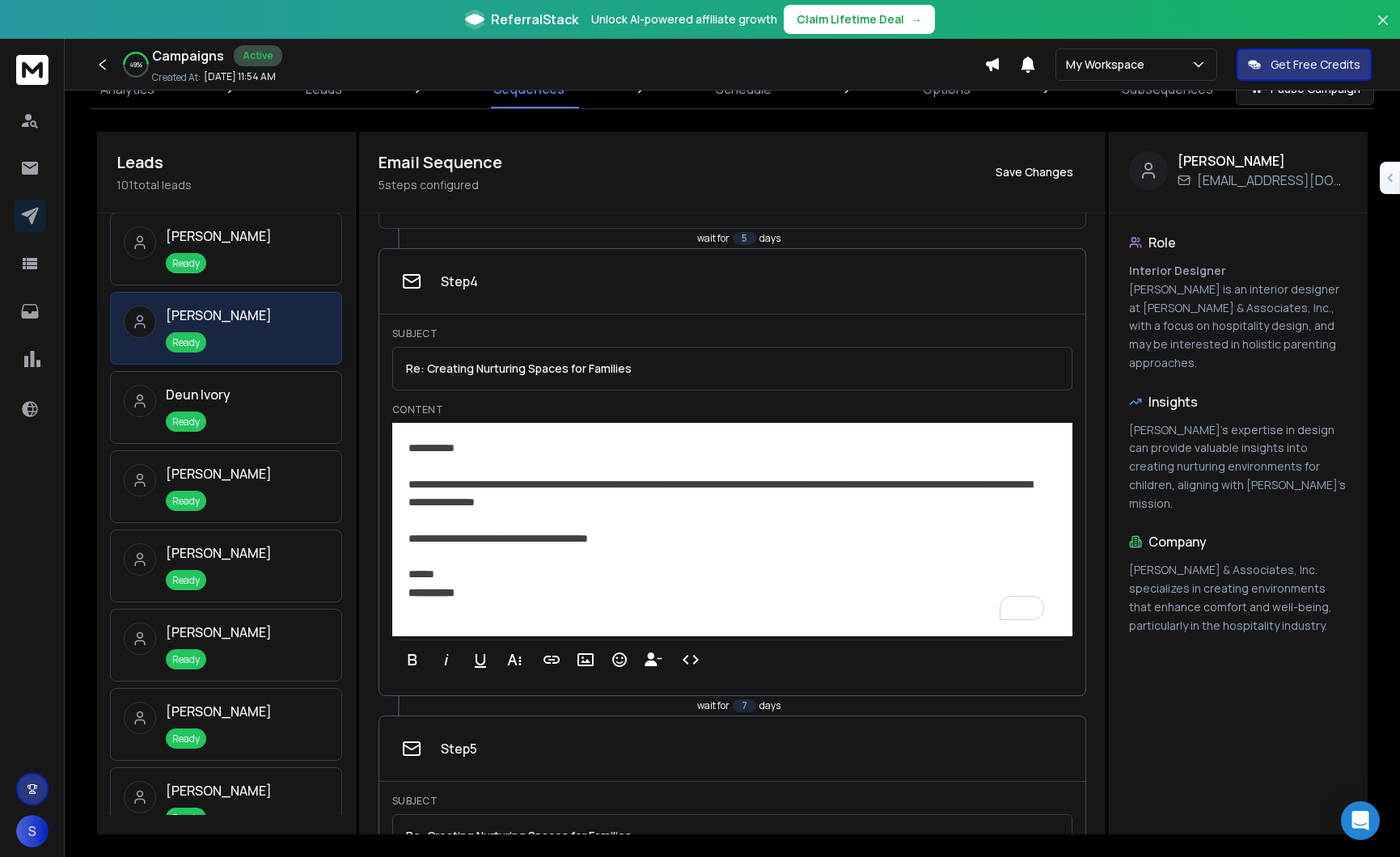
scroll to position [1780, 0]
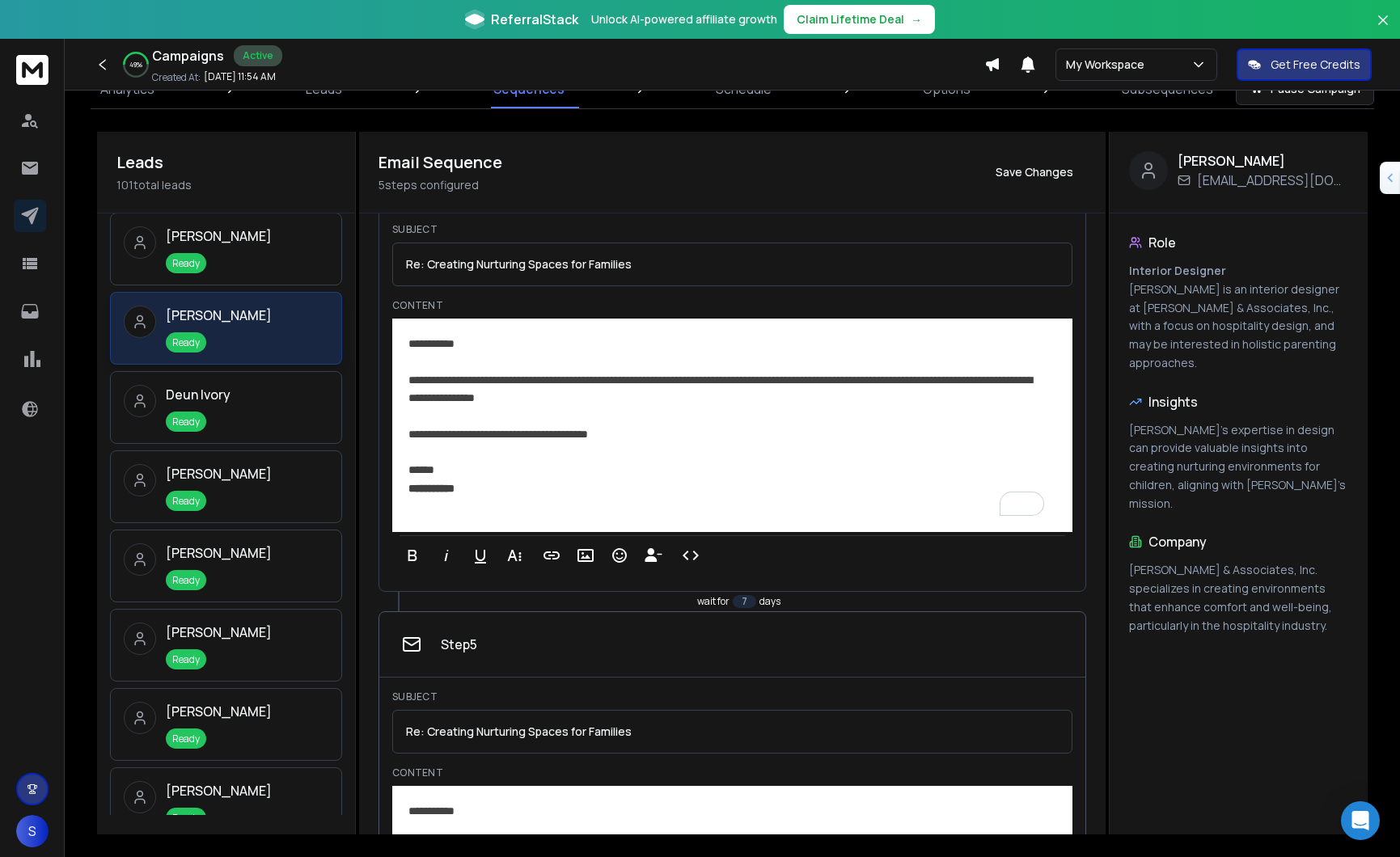
click at [455, 494] on strong "**********" at bounding box center [431, 489] width 46 height 11
click at [453, 507] on div "To enrich screen reader interactions, please activate Accessibility in Grammarl…" at bounding box center [732, 507] width 648 height 18
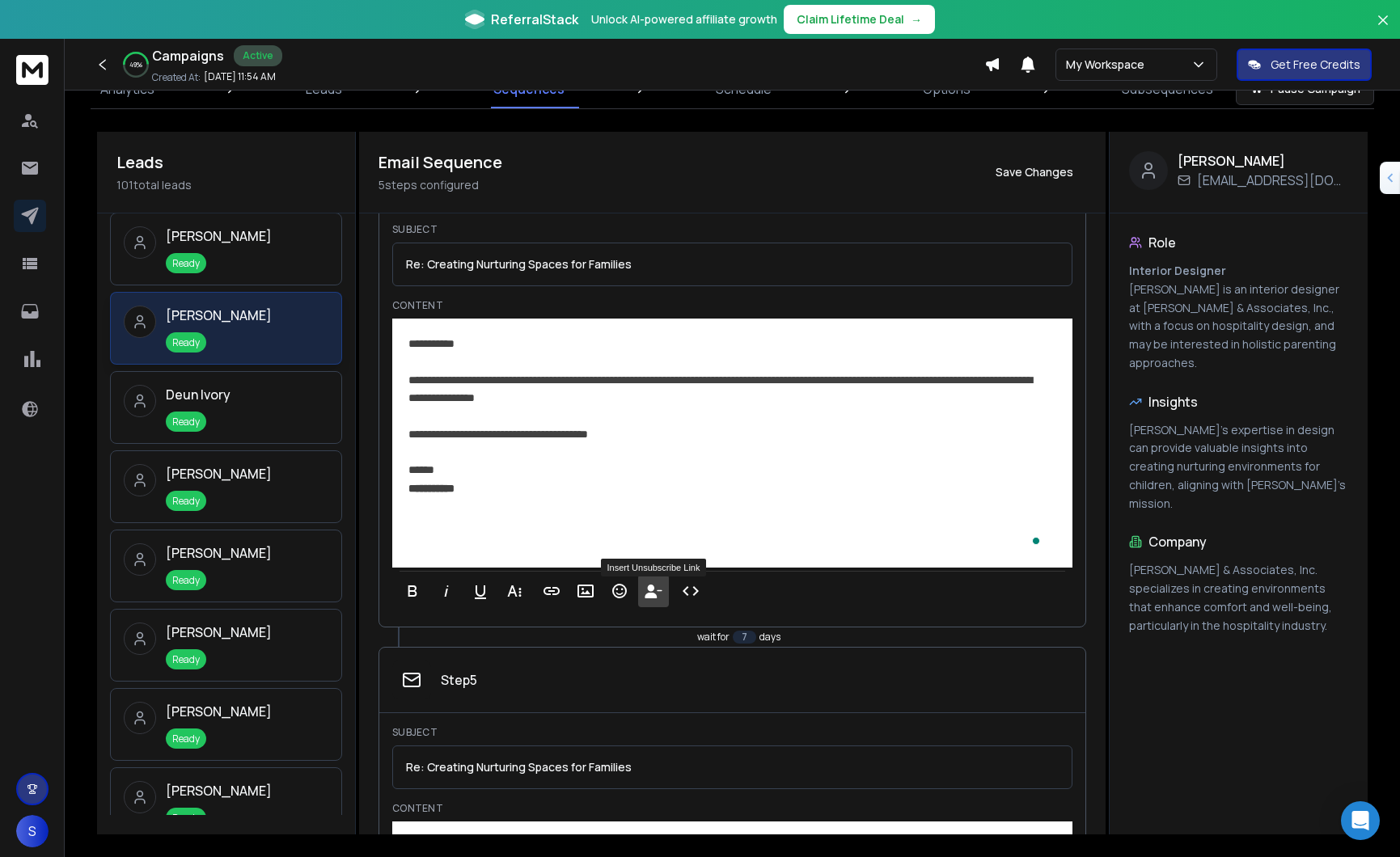
click at [647, 594] on icon "button" at bounding box center [654, 592] width 19 height 14
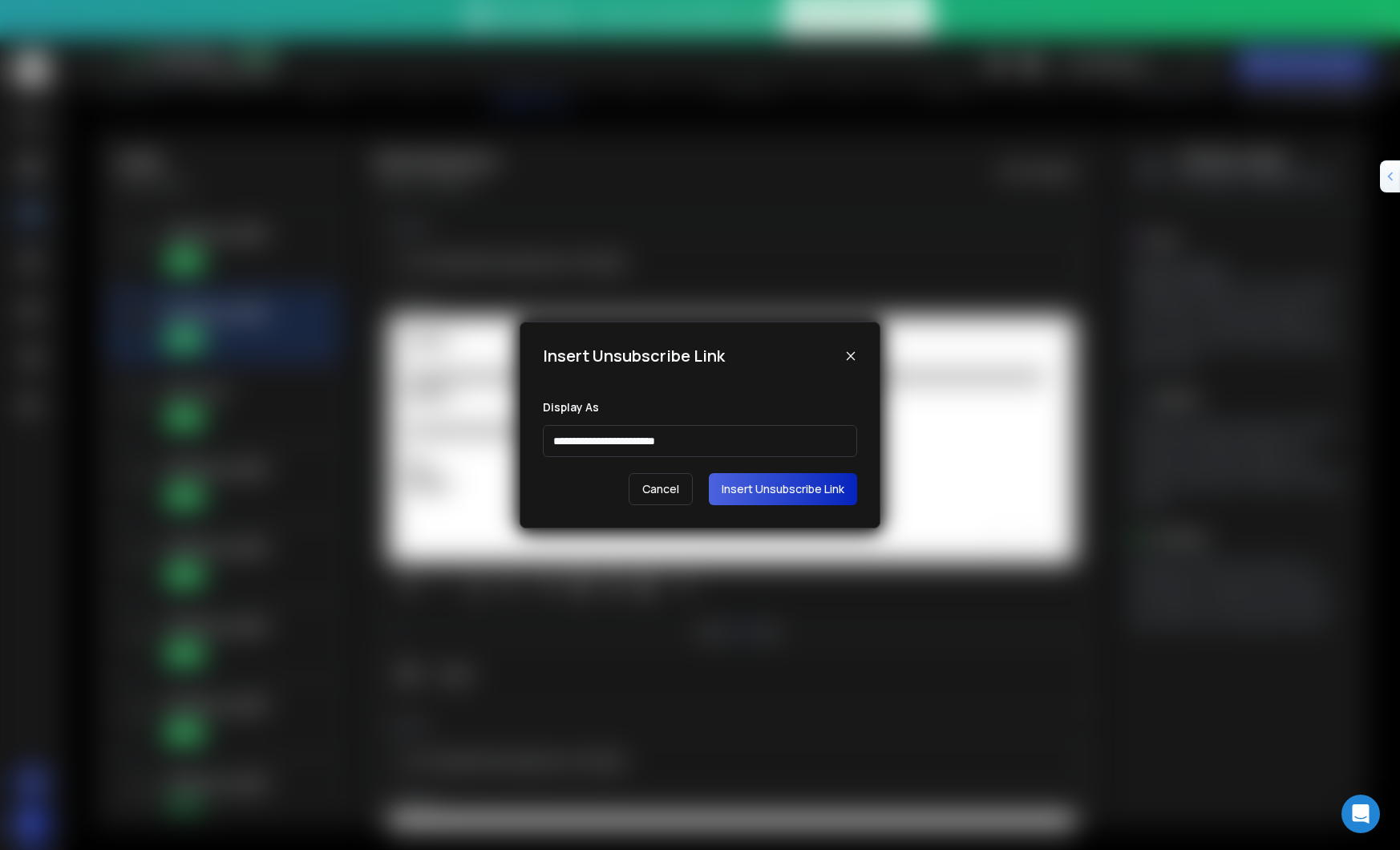
click at [799, 479] on button "Insert Unsubscribe Link" at bounding box center [783, 490] width 148 height 32
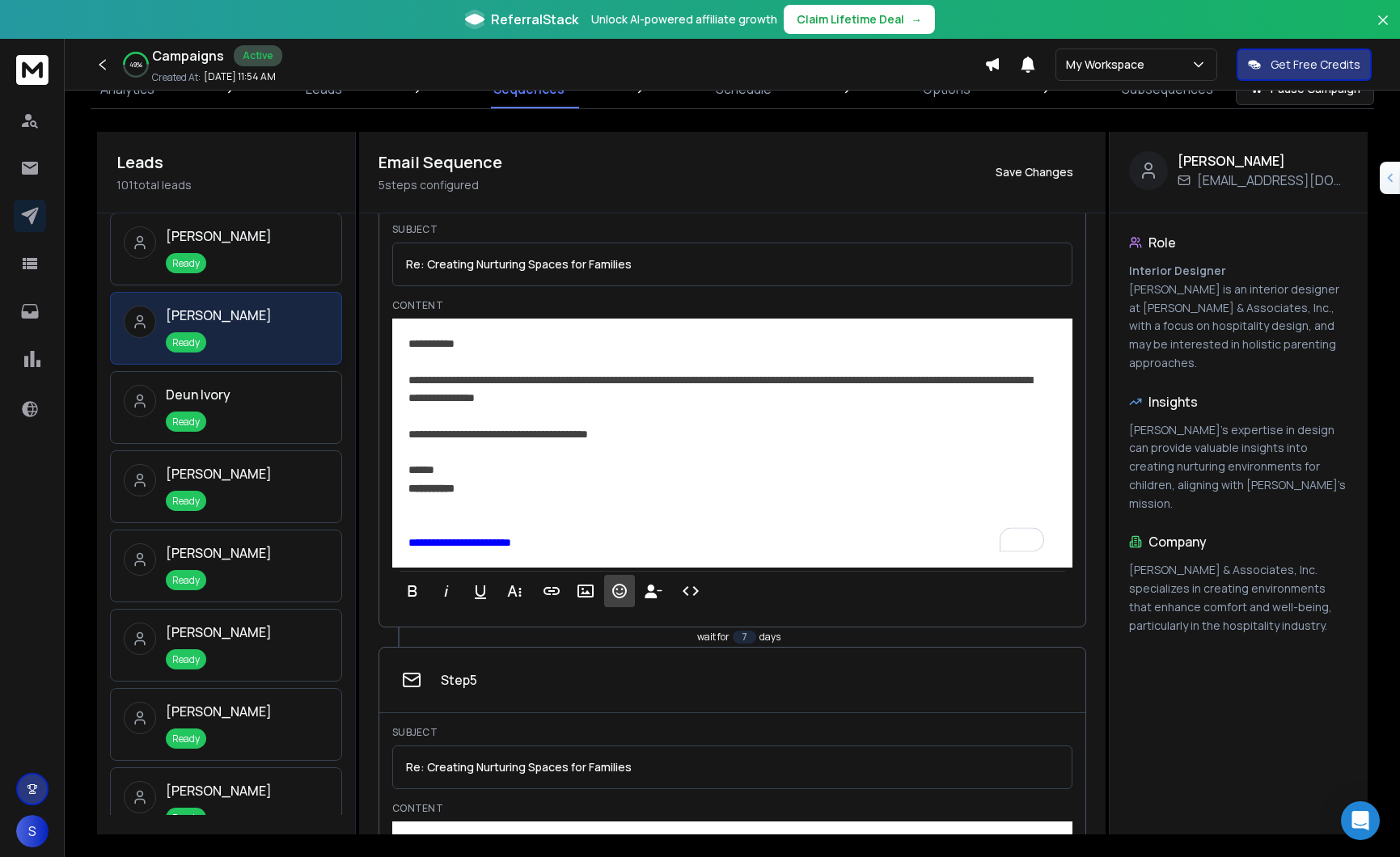
scroll to position [2062, 0]
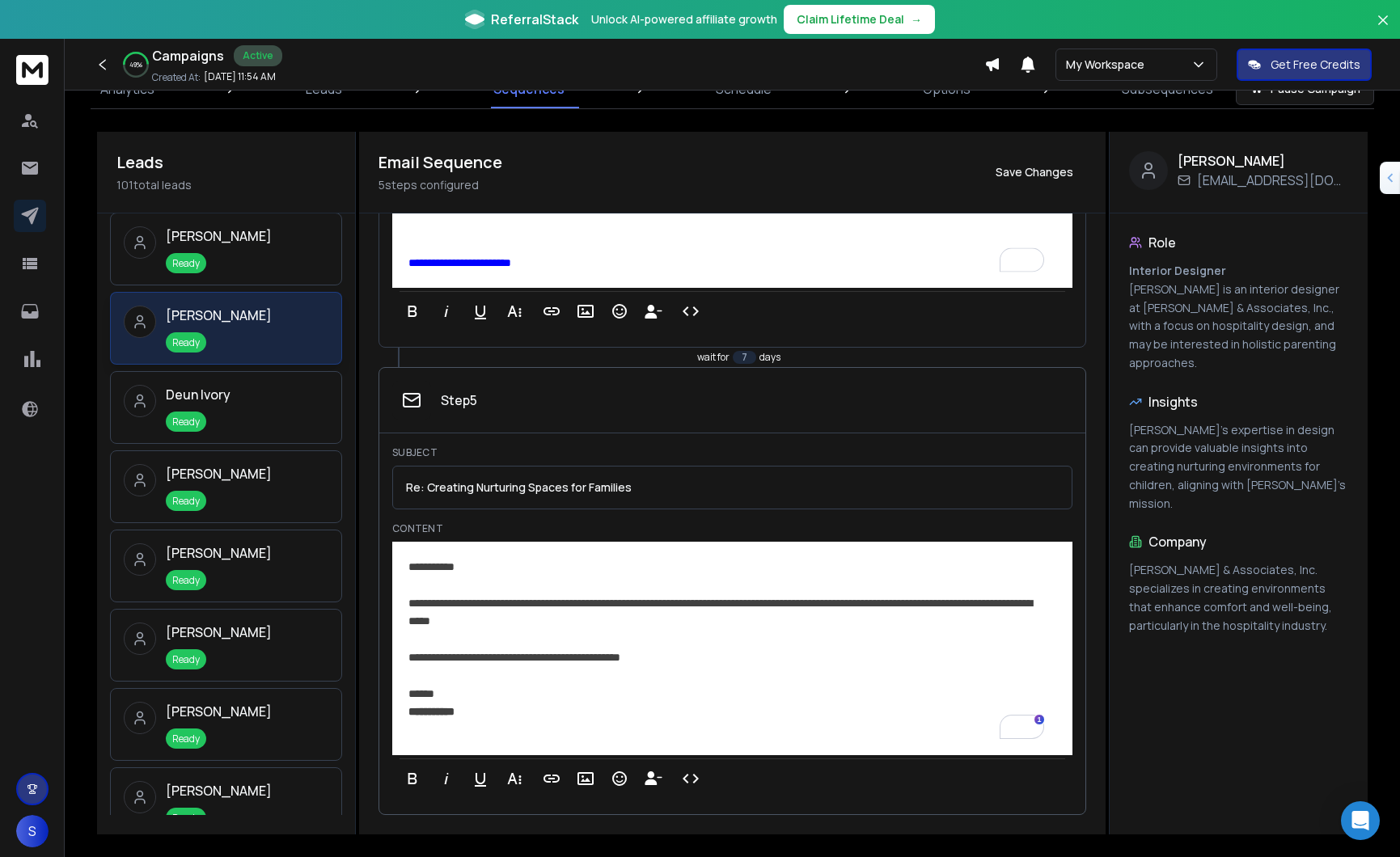
click at [486, 717] on div "**********" at bounding box center [732, 712] width 648 height 18
click at [475, 734] on div "To enrich screen reader interactions, please activate Accessibility in Grammarl…" at bounding box center [732, 731] width 648 height 18
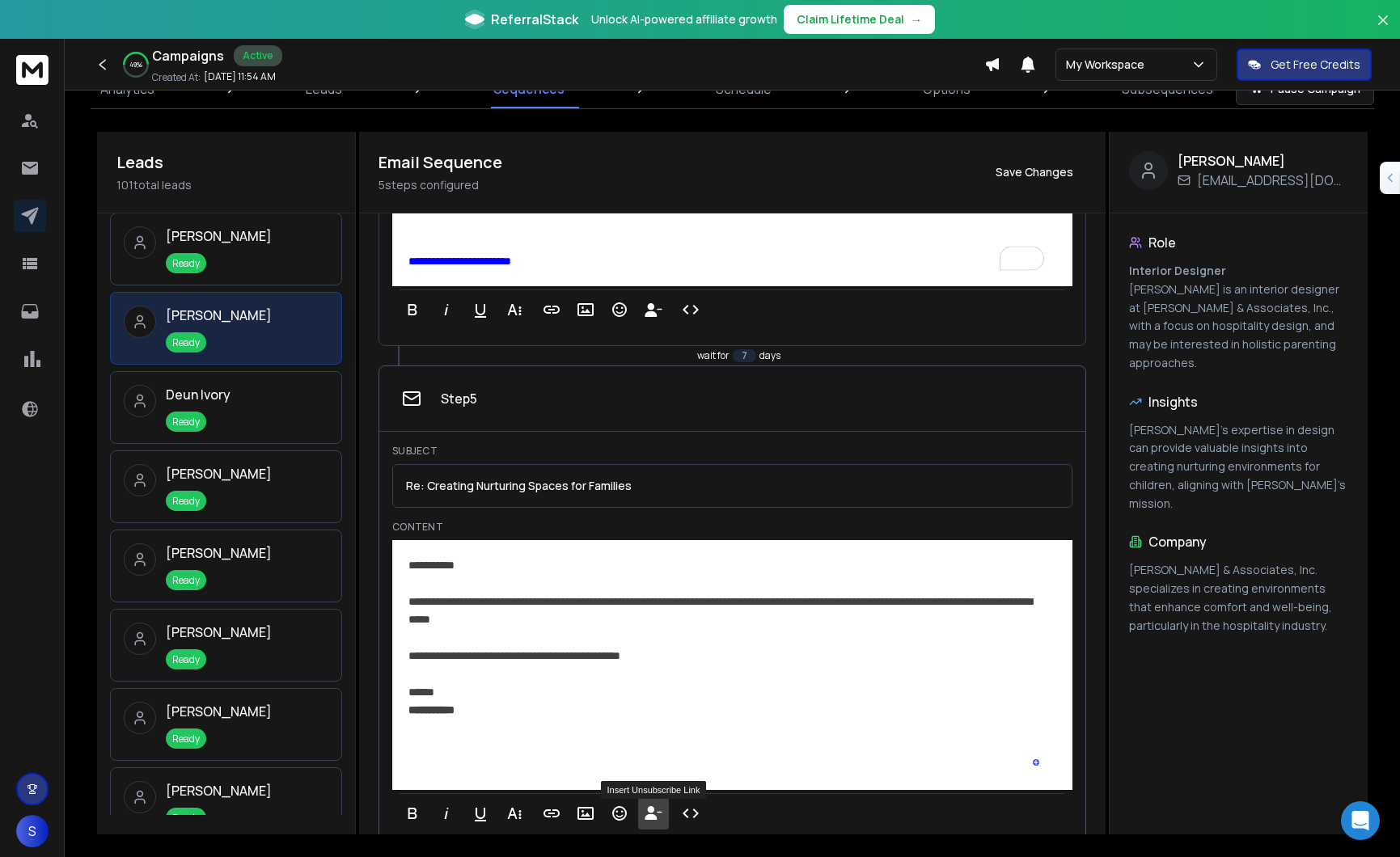
click at [658, 822] on button "Insert Unsubscribe Link" at bounding box center [654, 814] width 31 height 32
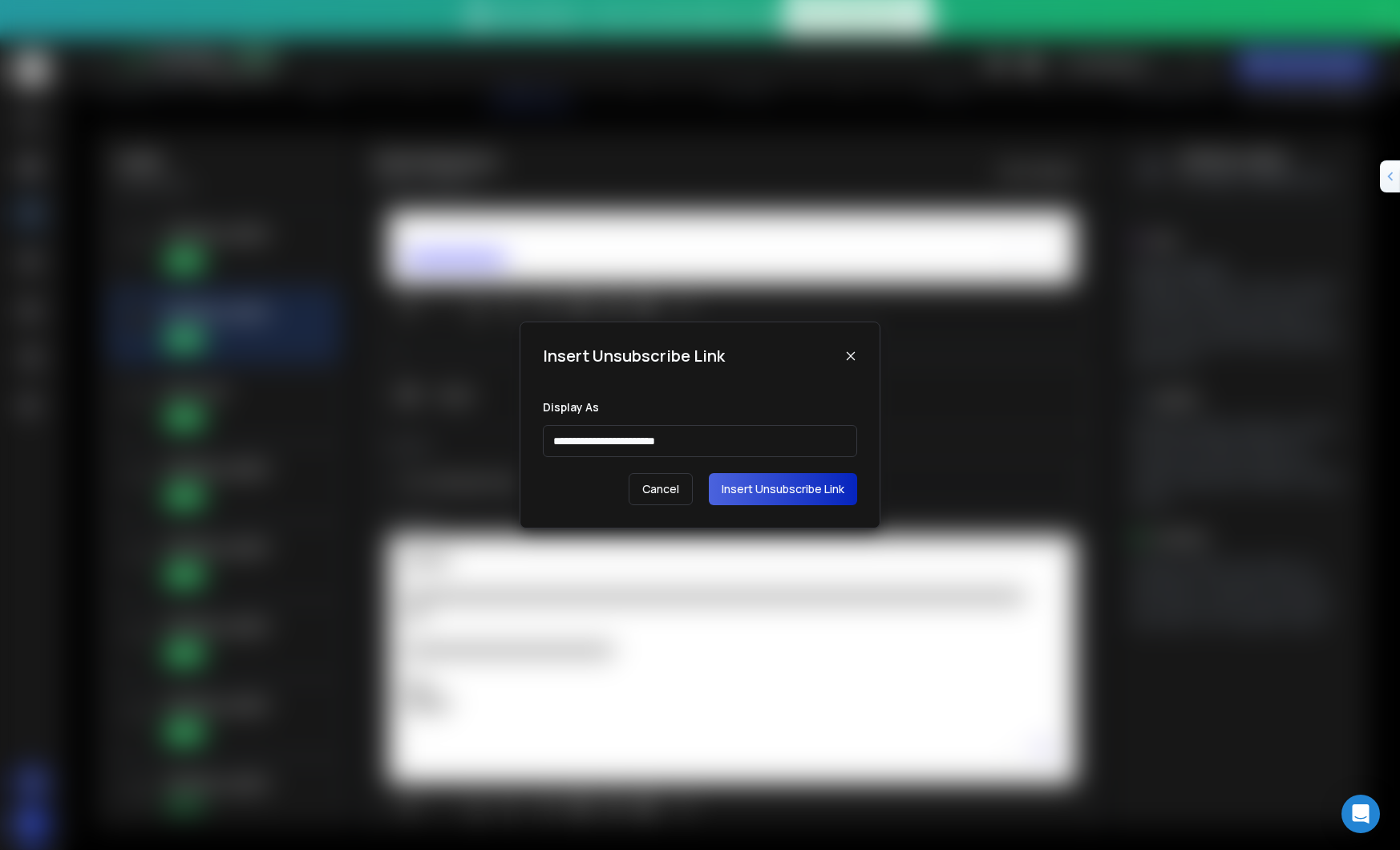
click at [763, 487] on button "Insert Unsubscribe Link" at bounding box center [783, 490] width 148 height 32
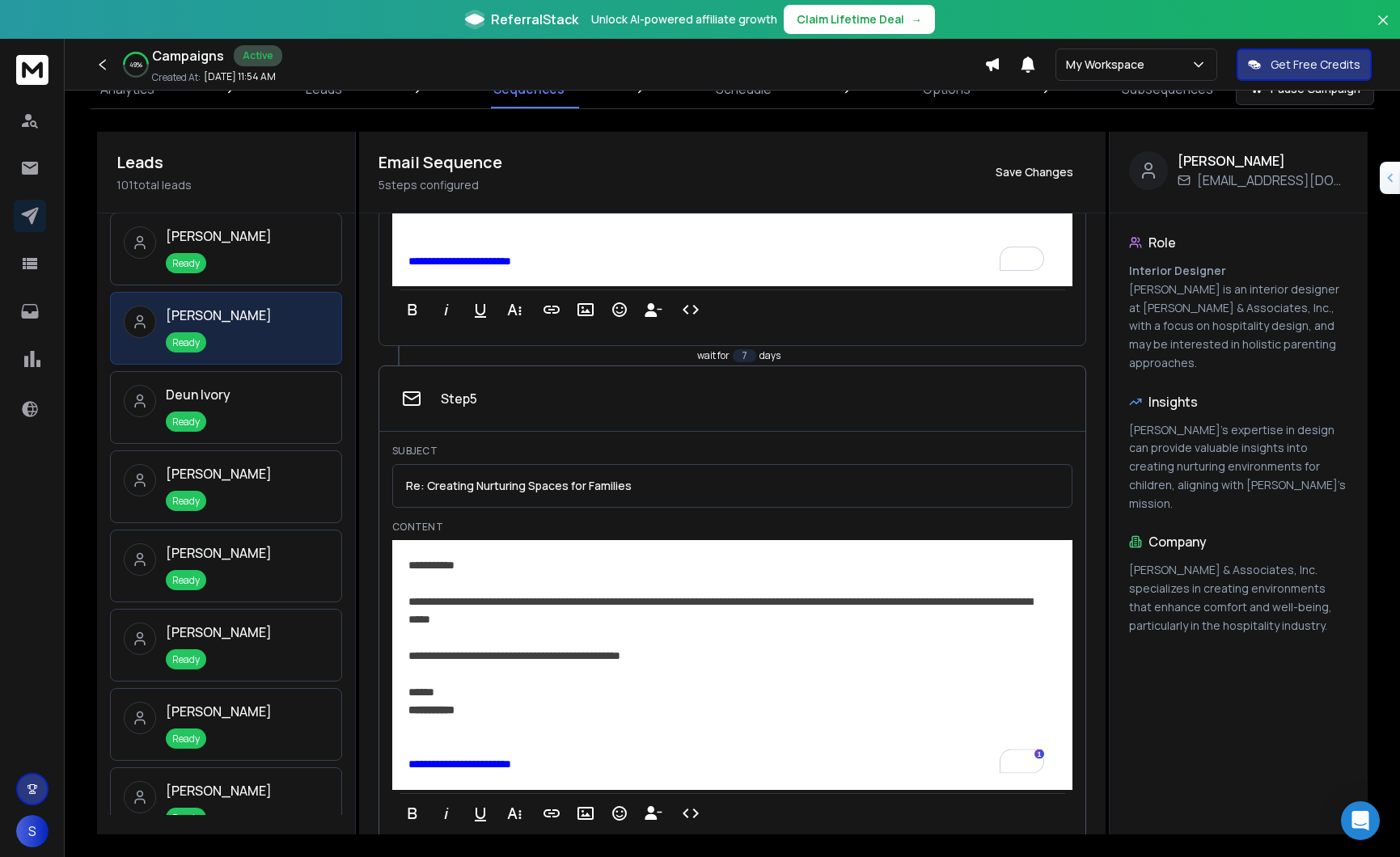
click at [1044, 166] on button "Save Changes" at bounding box center [1034, 172] width 104 height 32
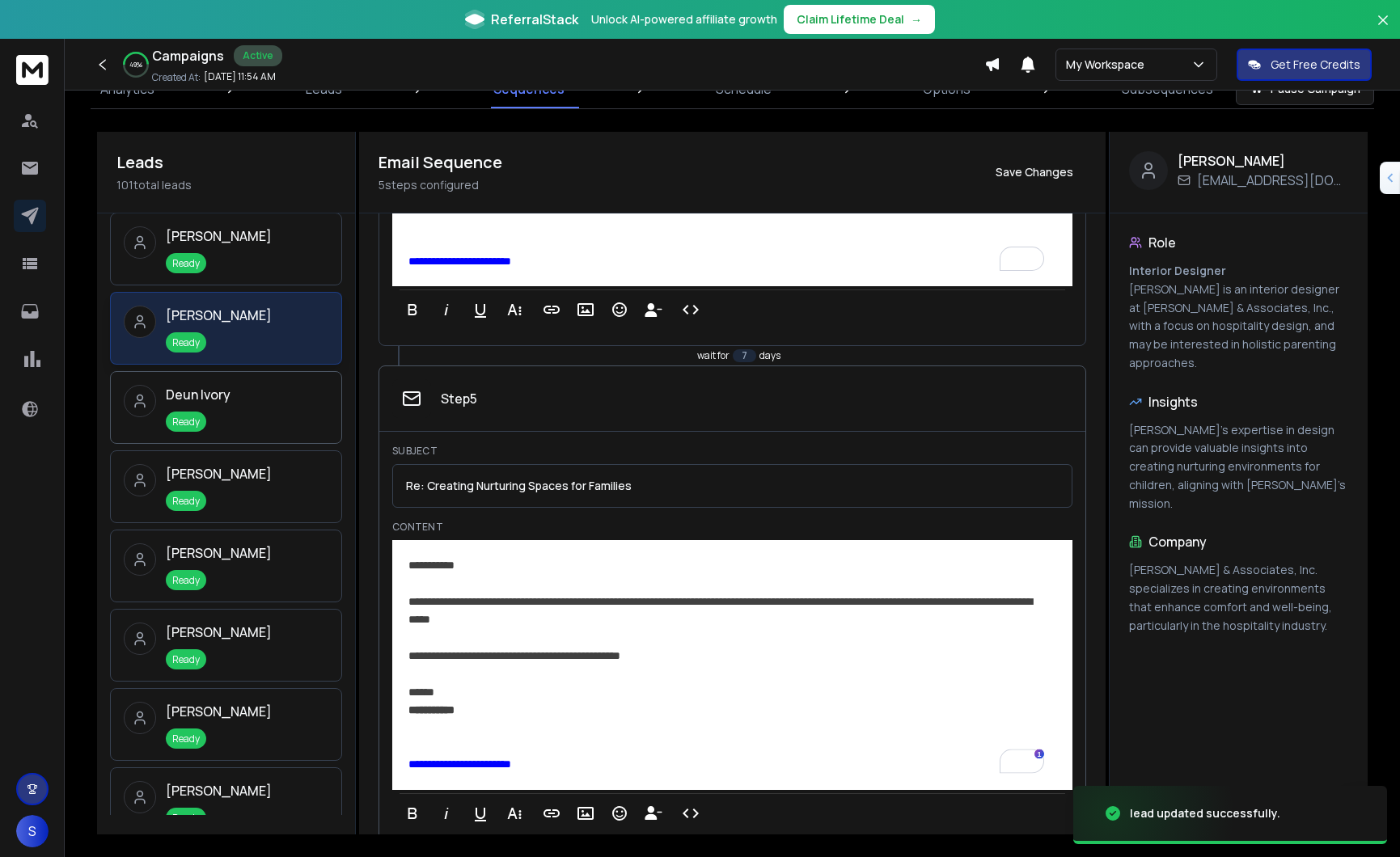
click at [249, 398] on div "Deun Ivory" at bounding box center [247, 395] width 163 height 19
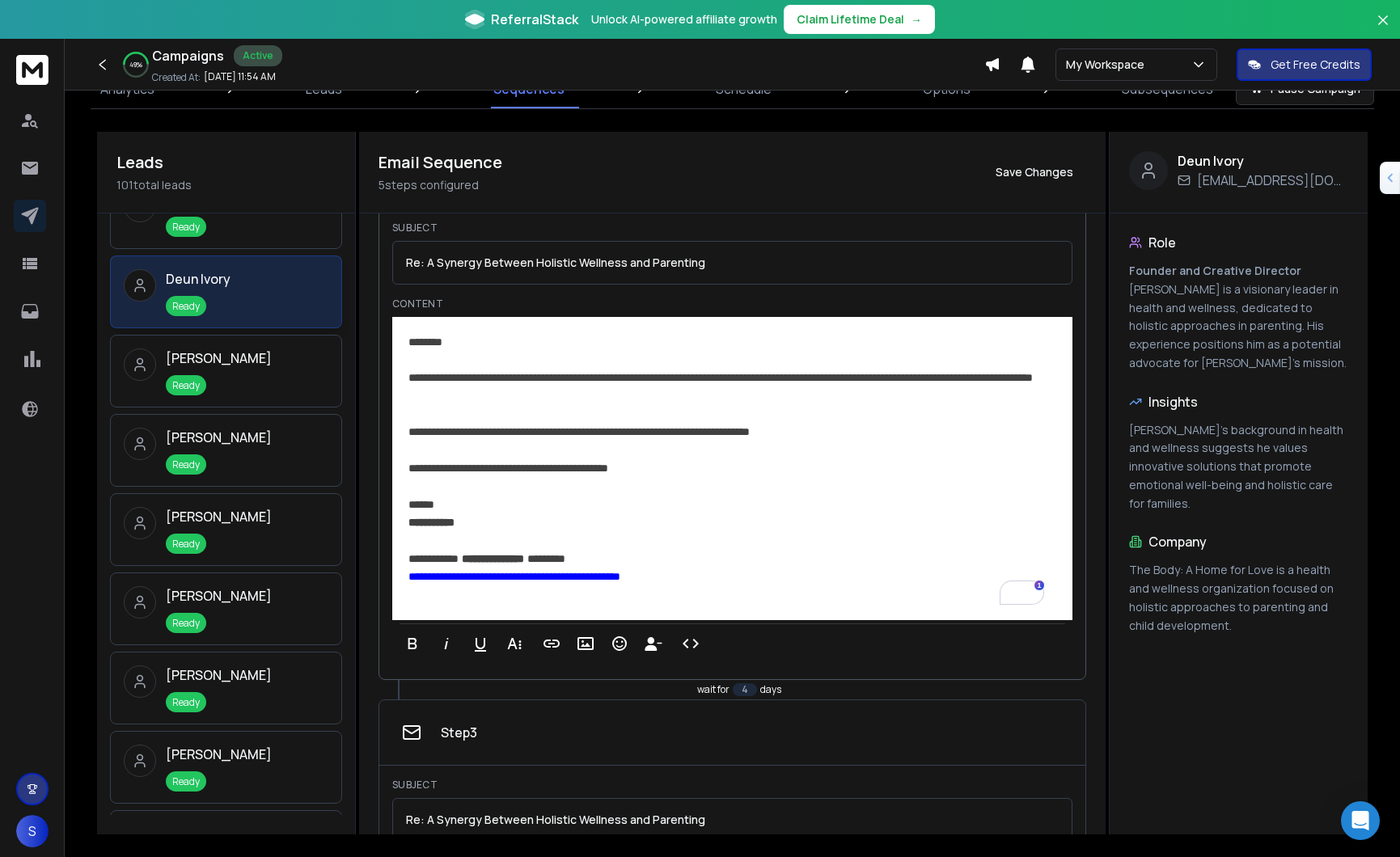
scroll to position [688, 0]
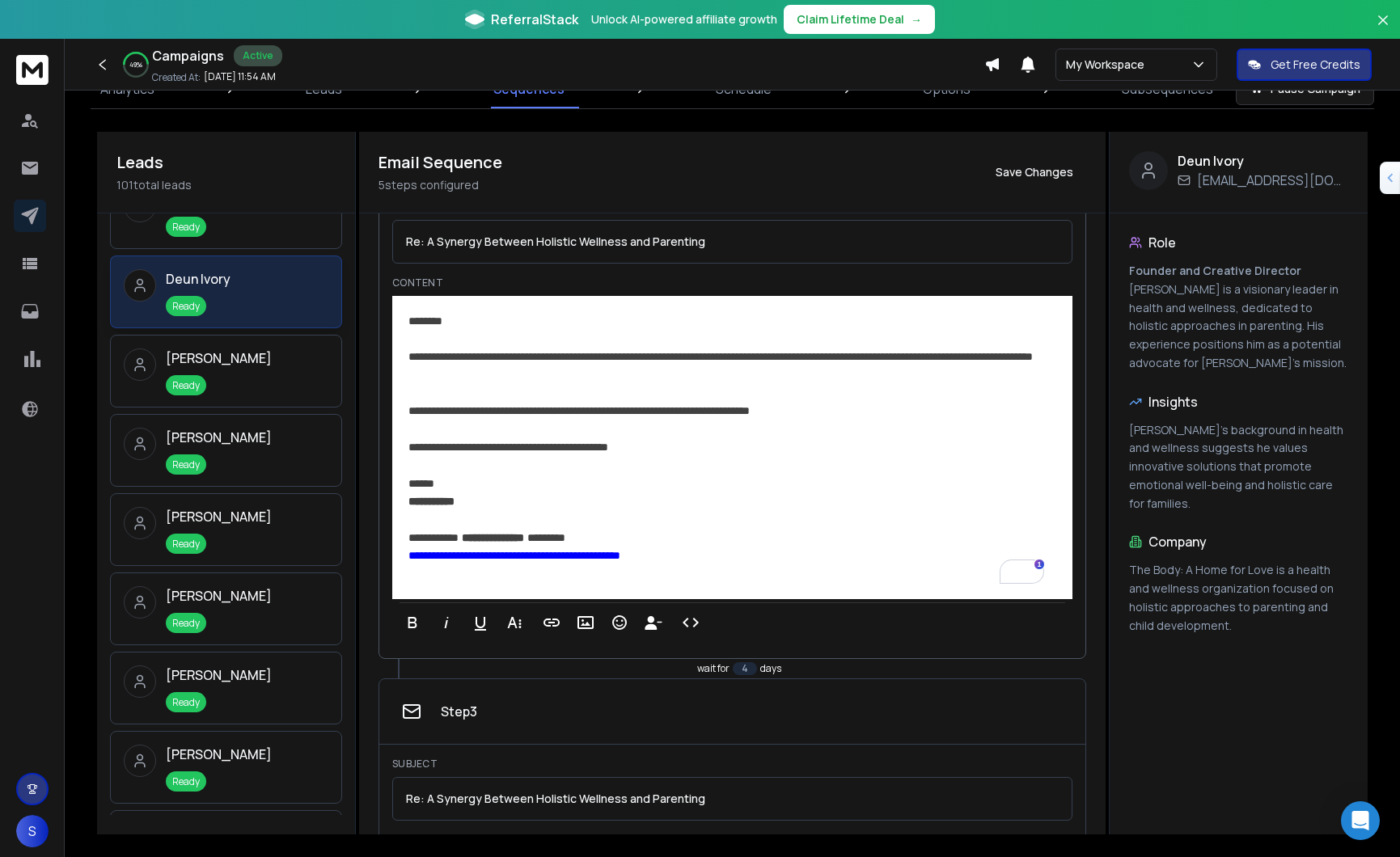
click at [524, 569] on div "To enrich screen reader interactions, please activate Accessibility in Grammarl…" at bounding box center [732, 575] width 648 height 18
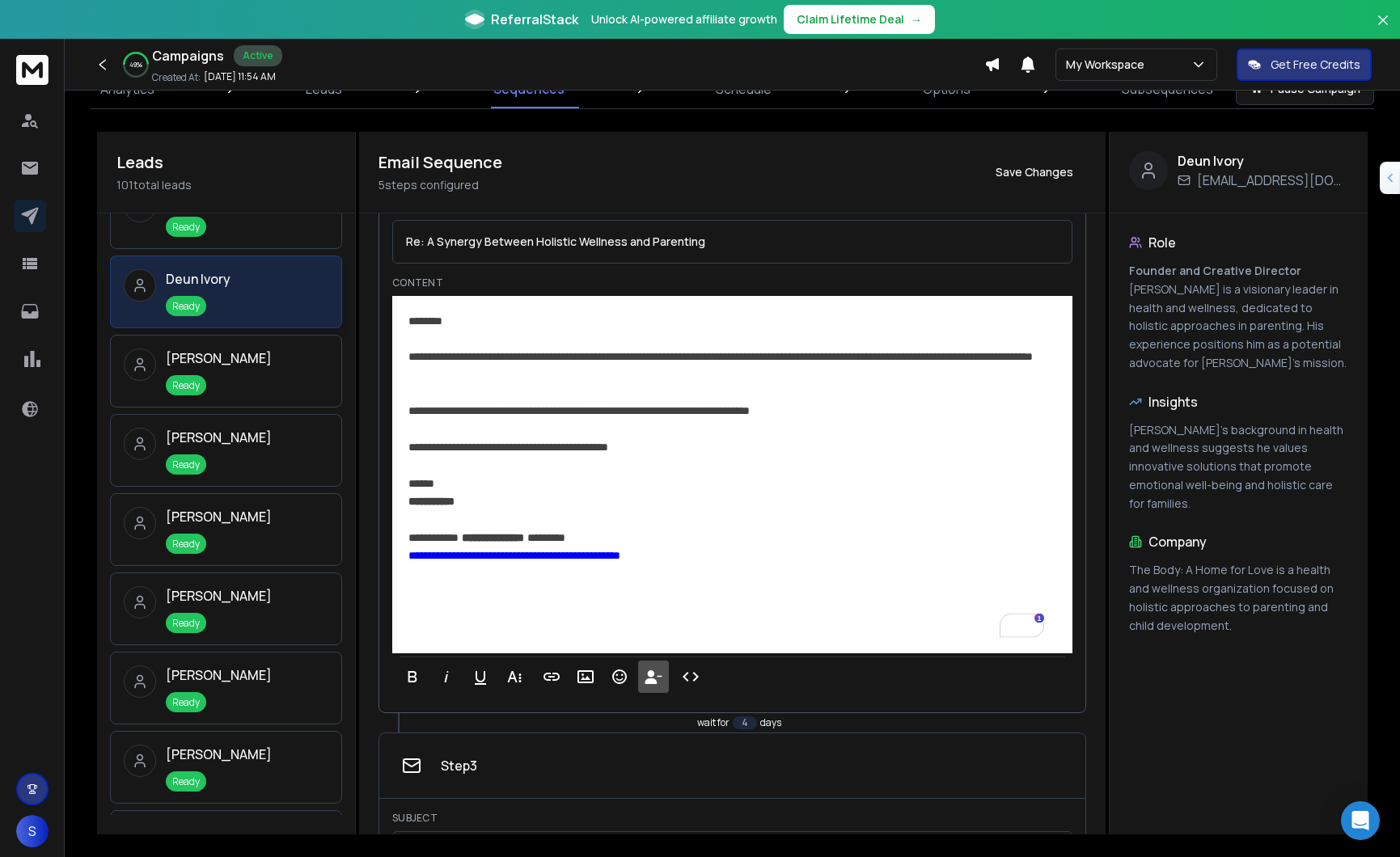
click at [651, 678] on icon "button" at bounding box center [654, 677] width 19 height 14
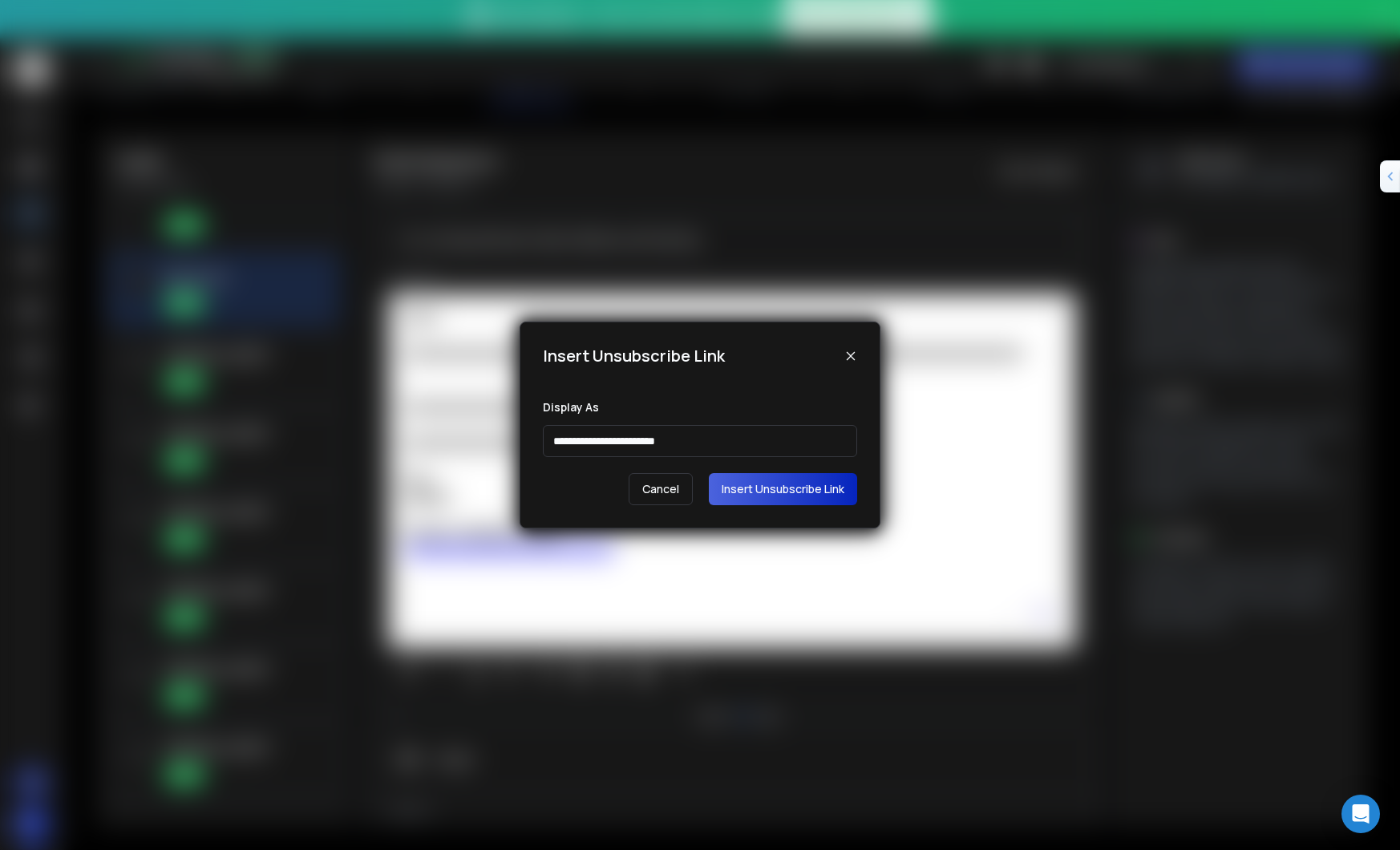
click at [760, 489] on button "Insert Unsubscribe Link" at bounding box center [783, 490] width 148 height 32
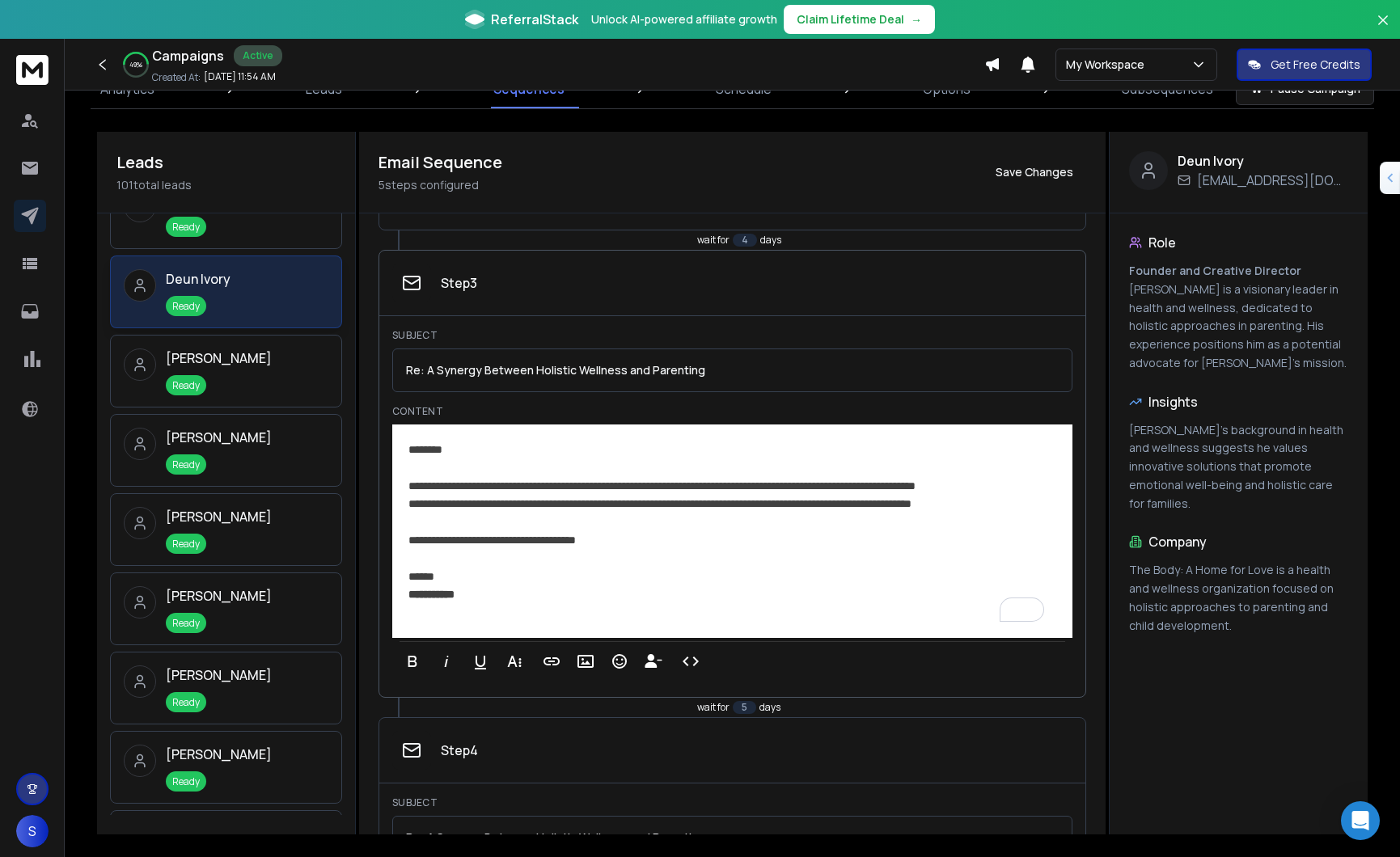
scroll to position [1241, 0]
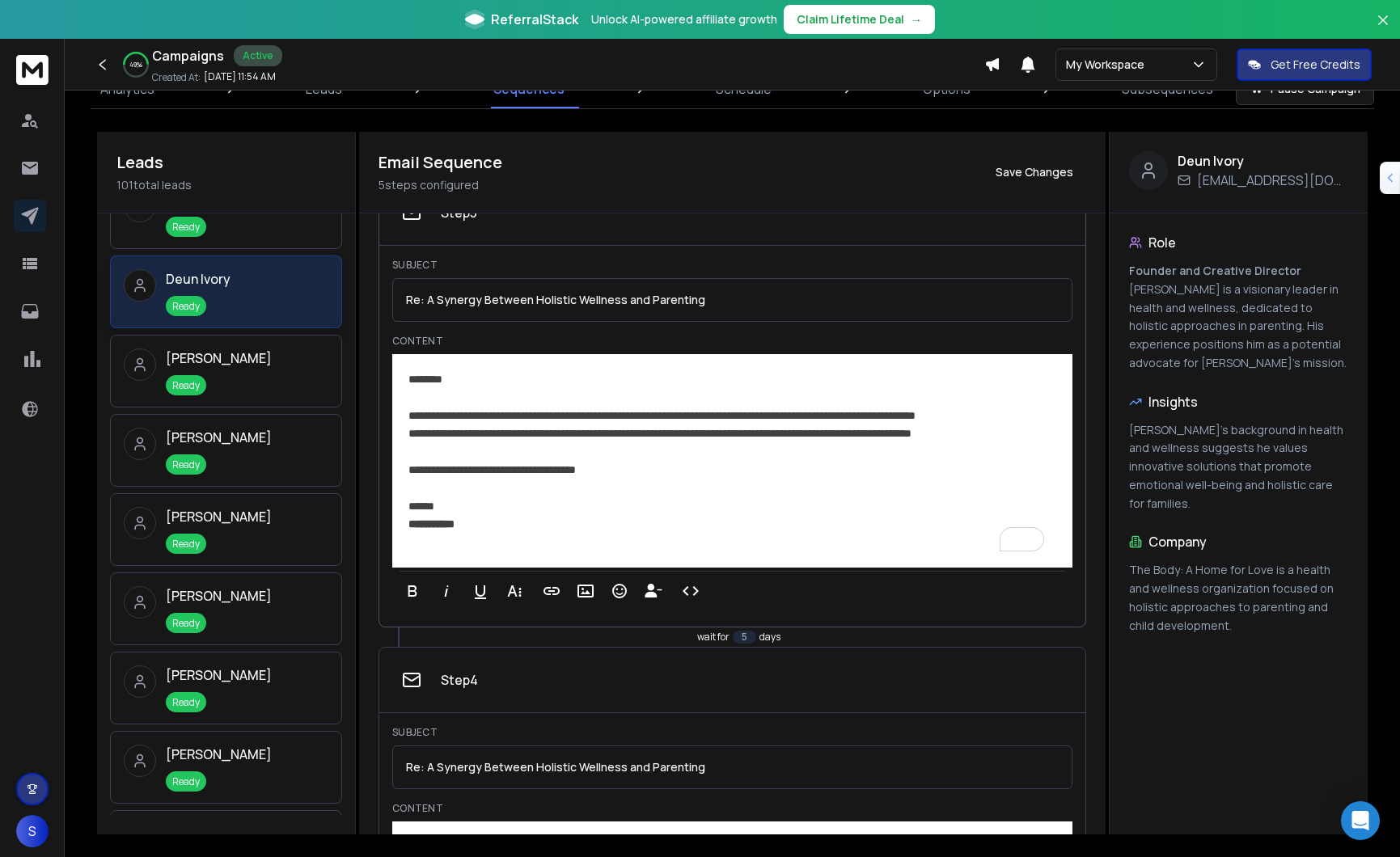
click at [511, 542] on div "To enrich screen reader interactions, please activate Accessibility in Grammarl…" at bounding box center [732, 542] width 648 height 18
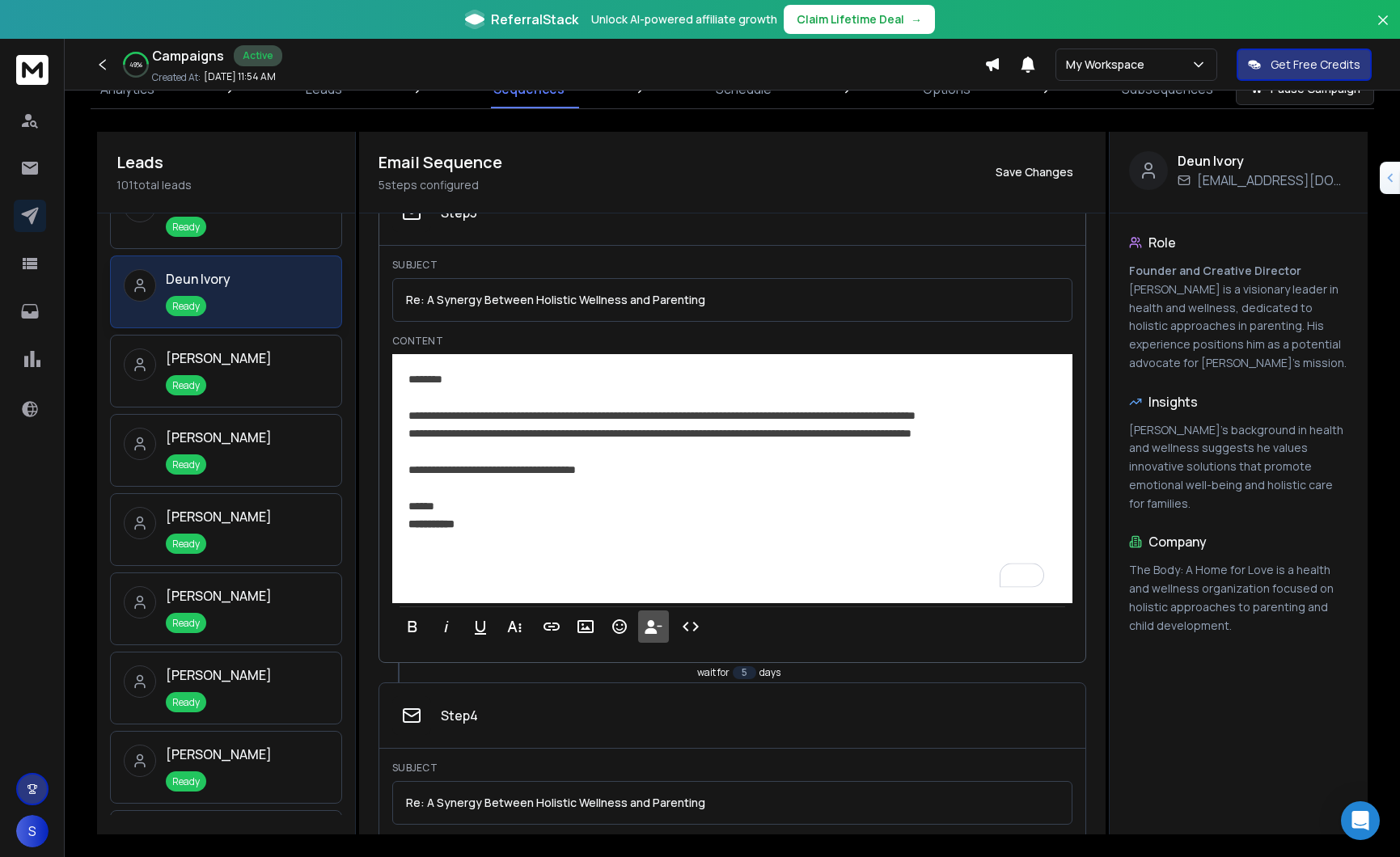
click at [656, 640] on button "Insert Unsubscribe Link" at bounding box center [654, 627] width 31 height 32
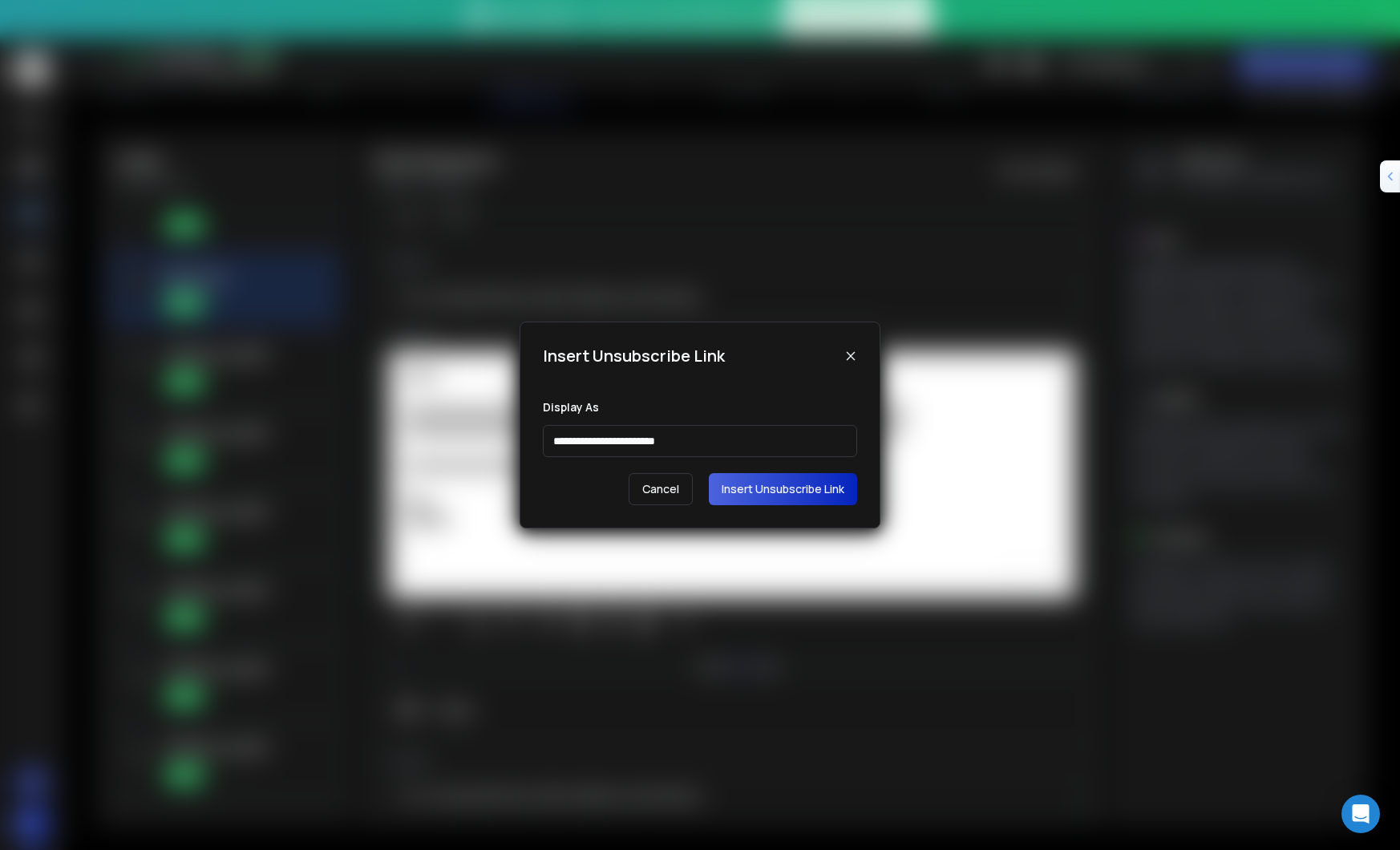
click at [757, 488] on button "Insert Unsubscribe Link" at bounding box center [783, 490] width 148 height 32
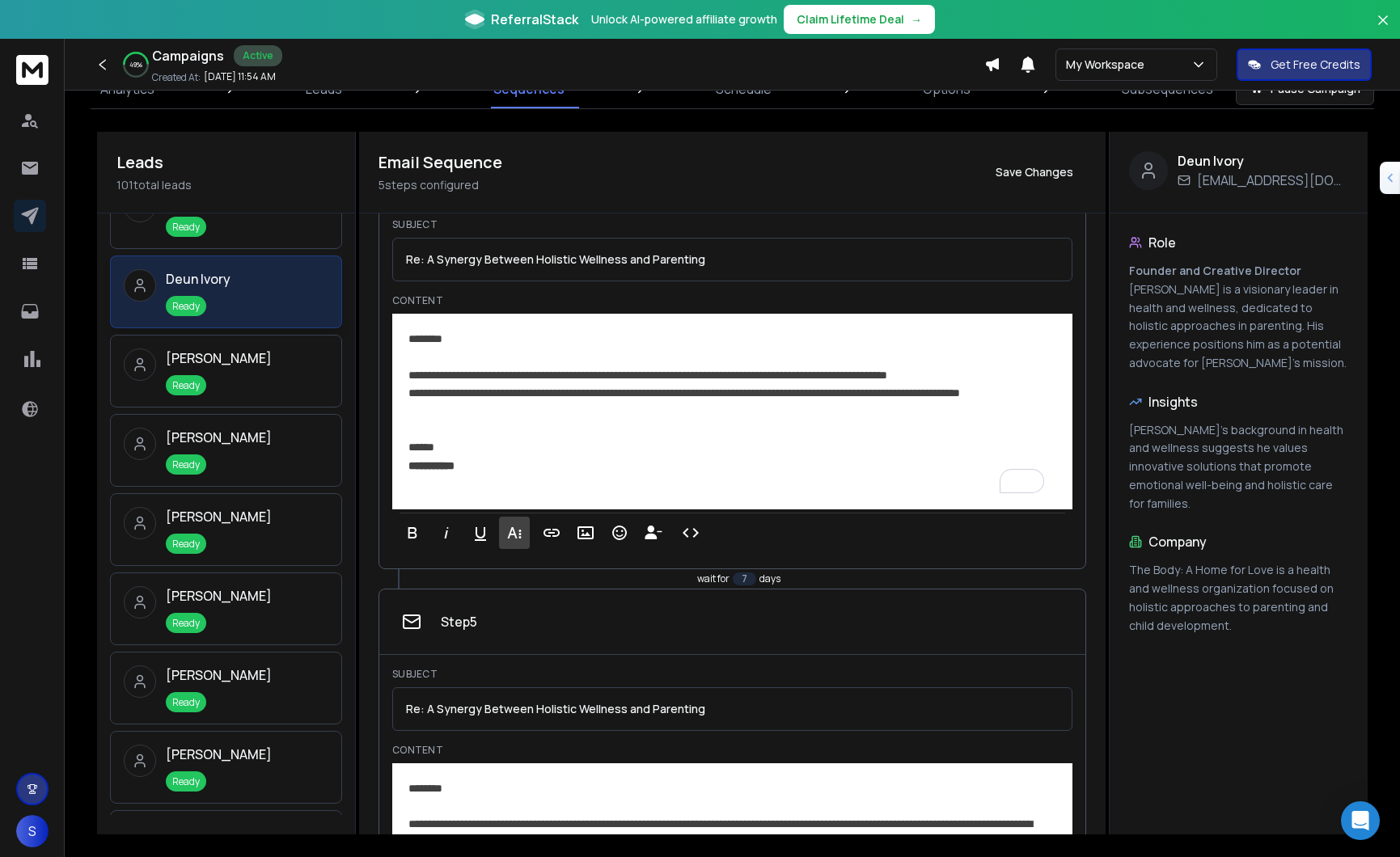
scroll to position [1795, 0]
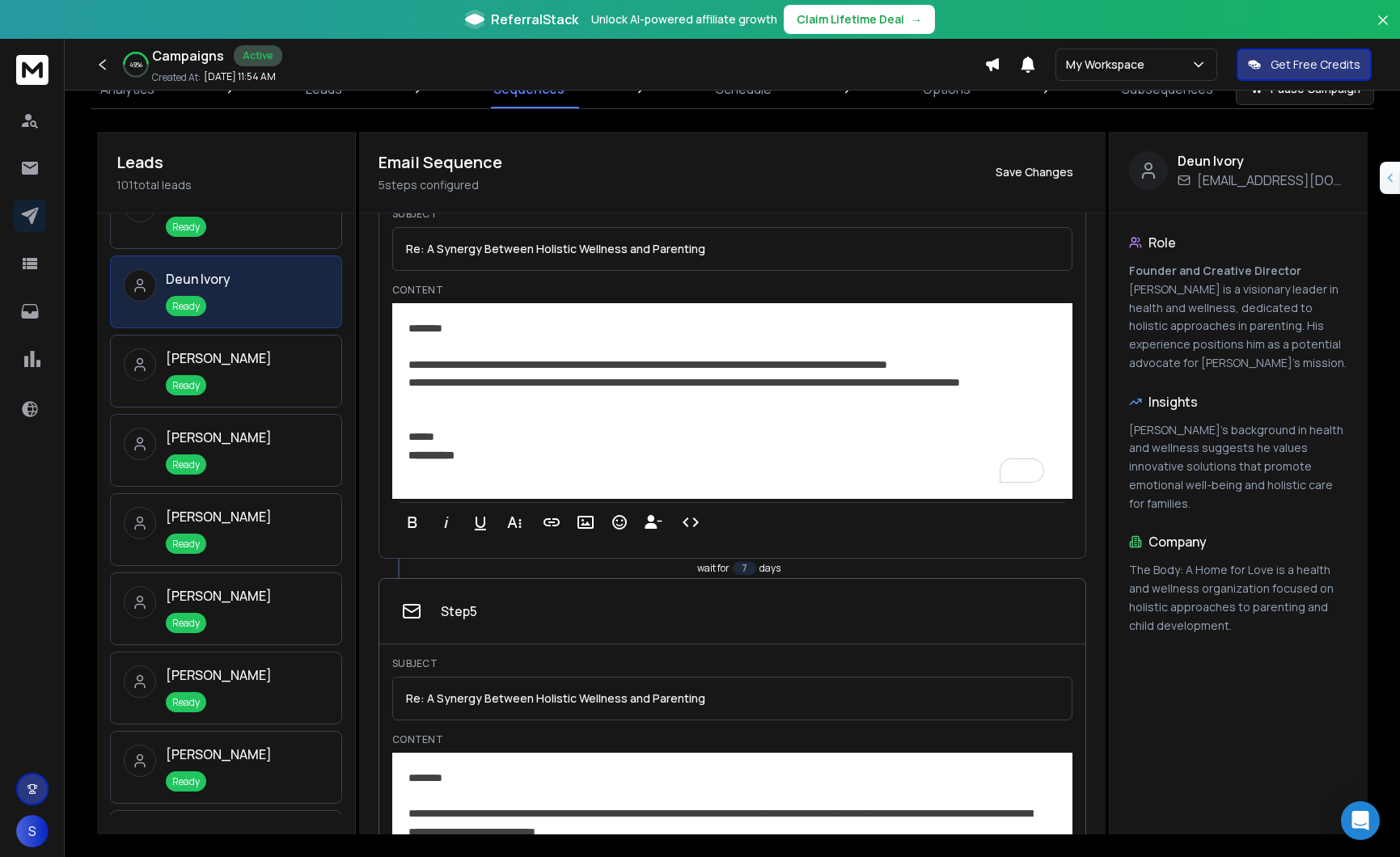
click at [498, 469] on div "To enrich screen reader interactions, please activate Accessibility in Grammarl…" at bounding box center [732, 473] width 648 height 18
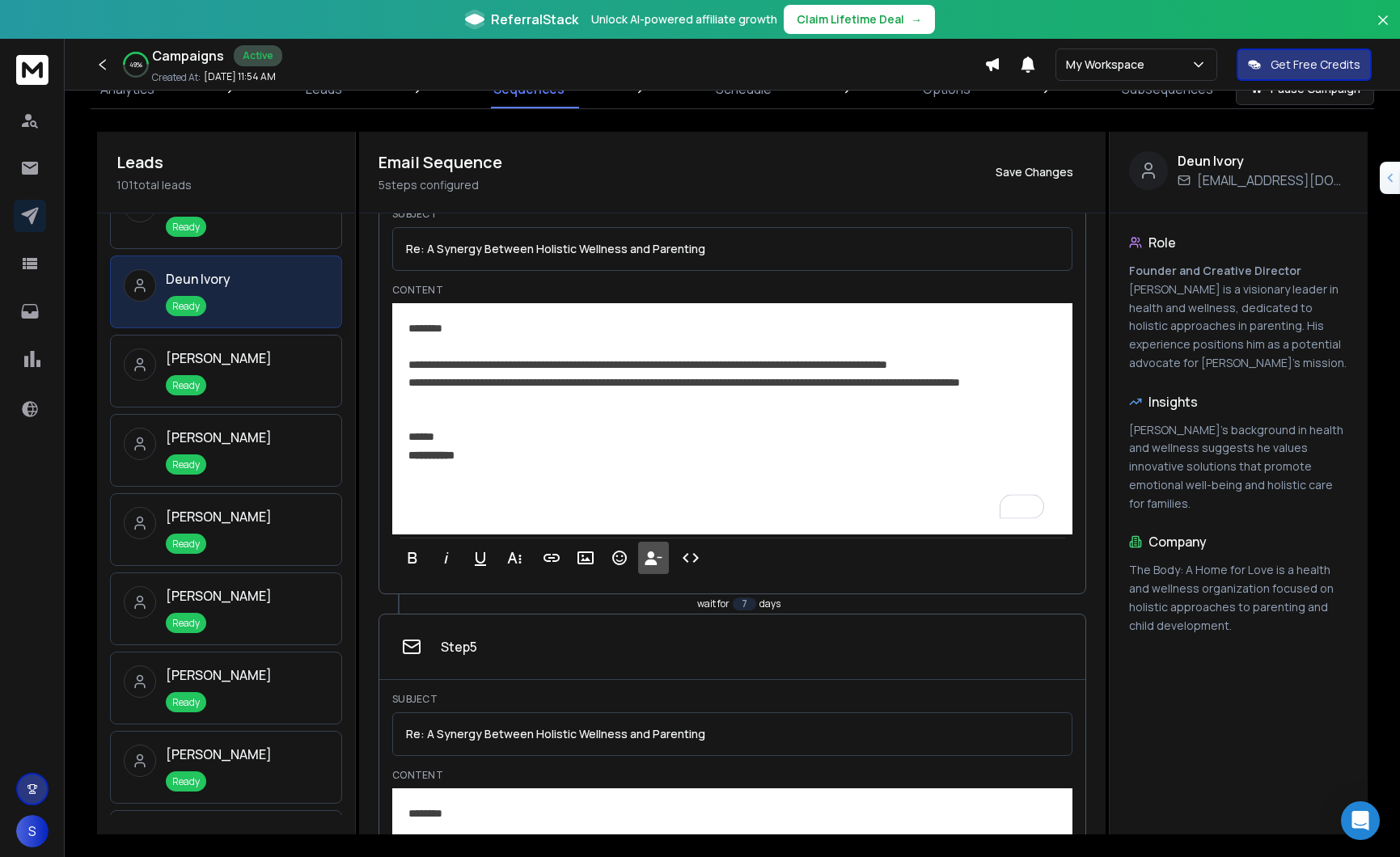
click at [657, 567] on button "Insert Unsubscribe Link" at bounding box center [654, 558] width 31 height 32
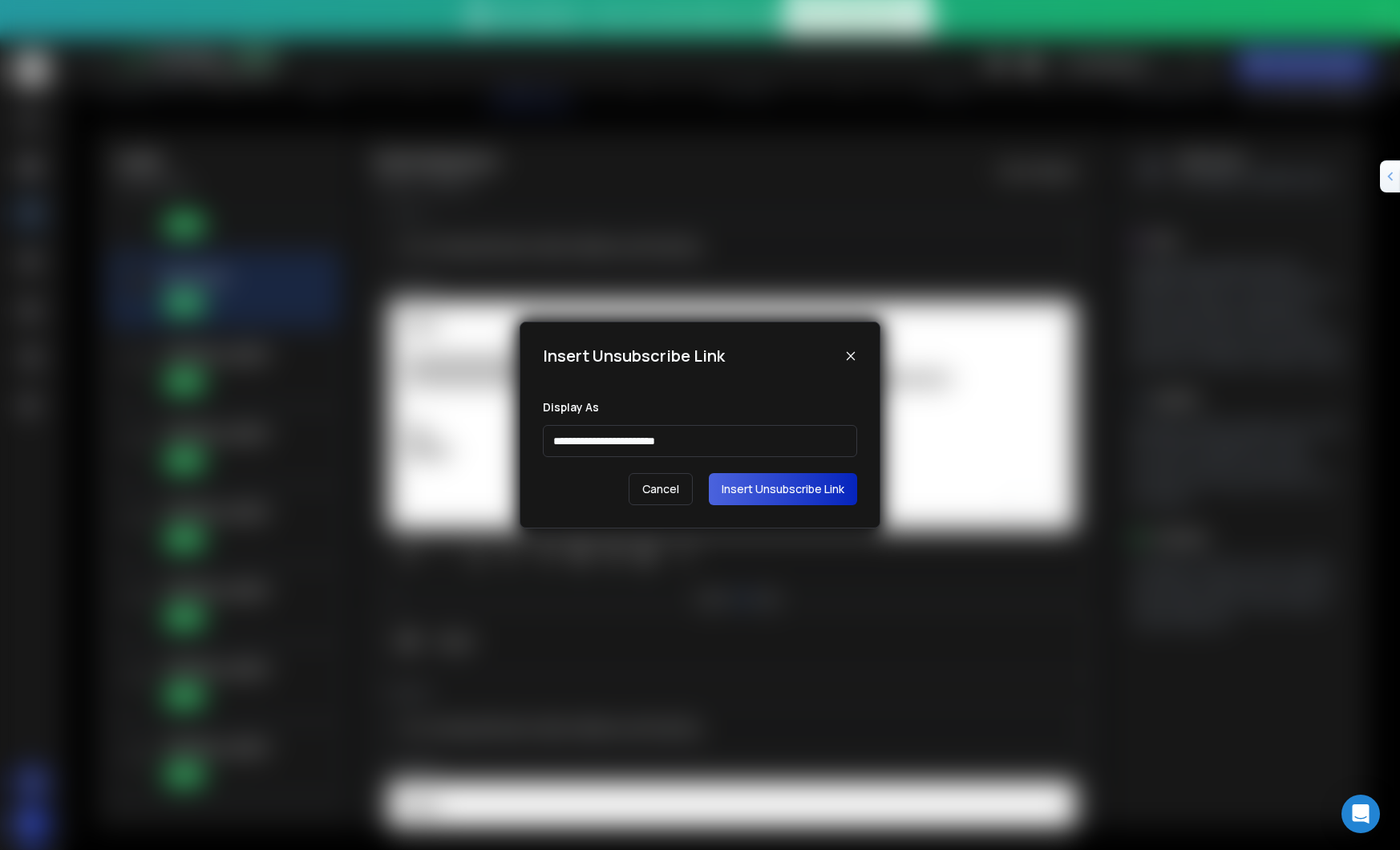
click at [753, 489] on button "Insert Unsubscribe Link" at bounding box center [783, 490] width 148 height 32
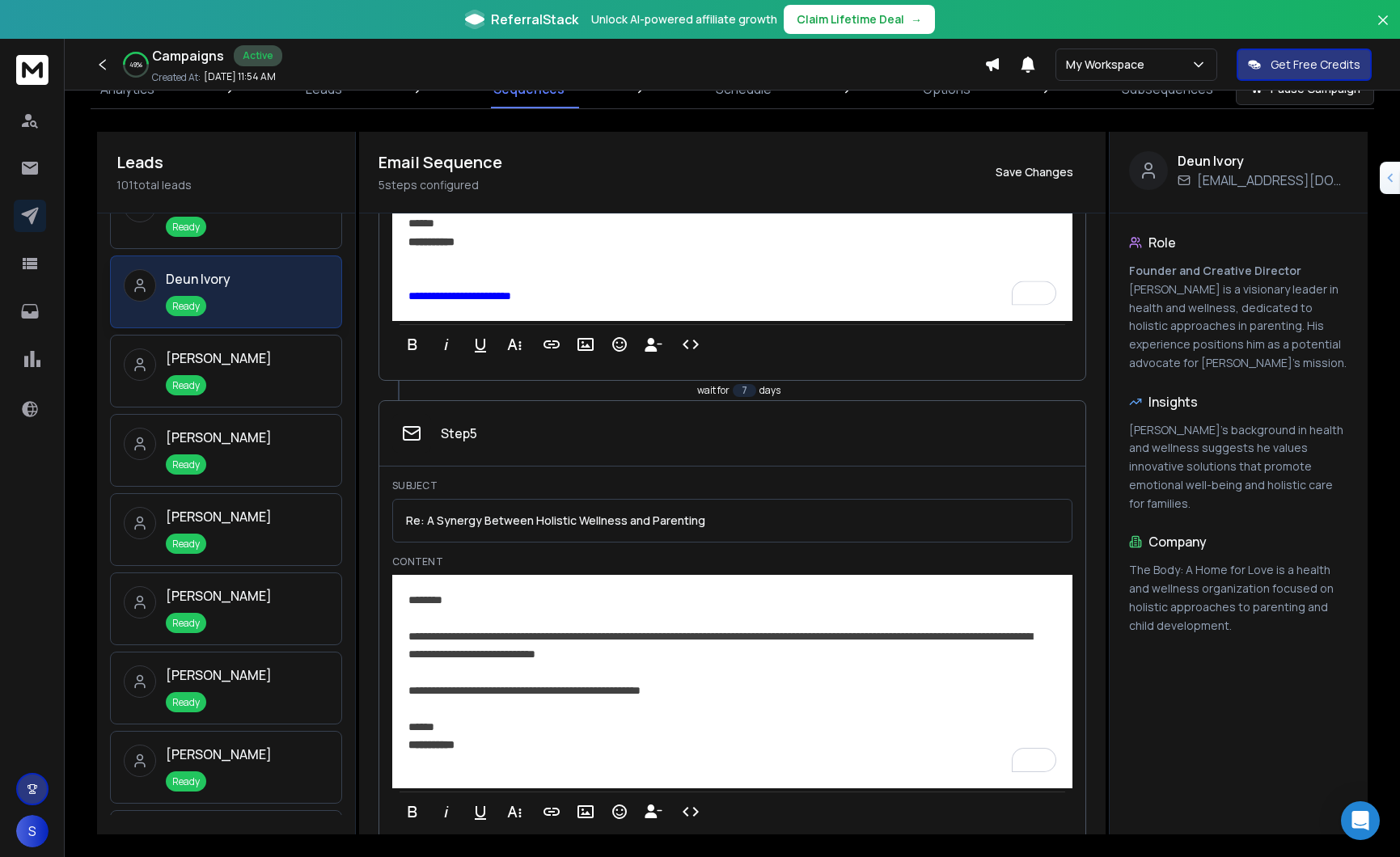
scroll to position [2043, 0]
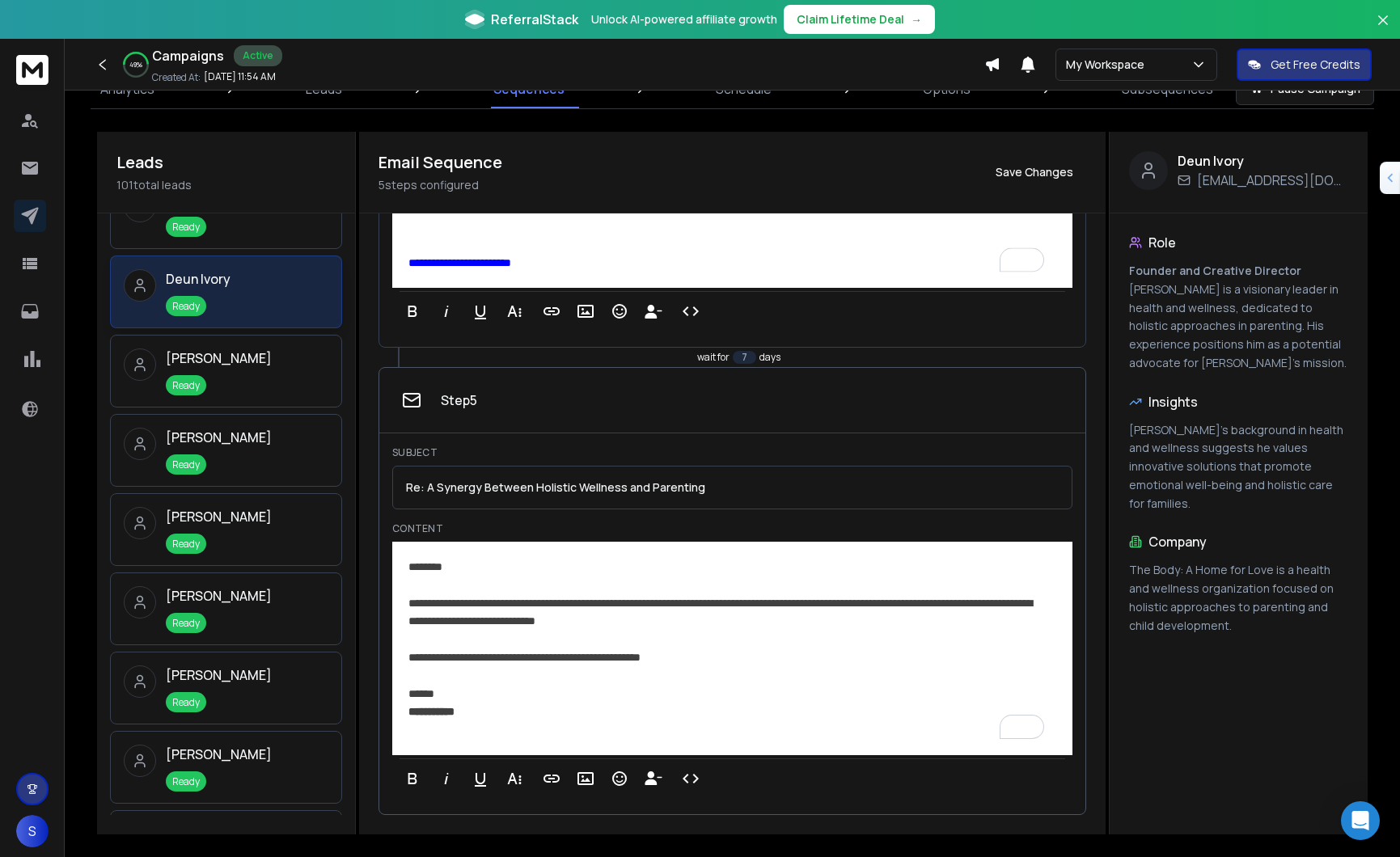
click at [475, 762] on div "Bold Italic Underline More Text" at bounding box center [464, 779] width 136 height 39
click at [456, 726] on div "To enrich screen reader interactions, please activate Accessibility in Grammarl…" at bounding box center [732, 730] width 648 height 18
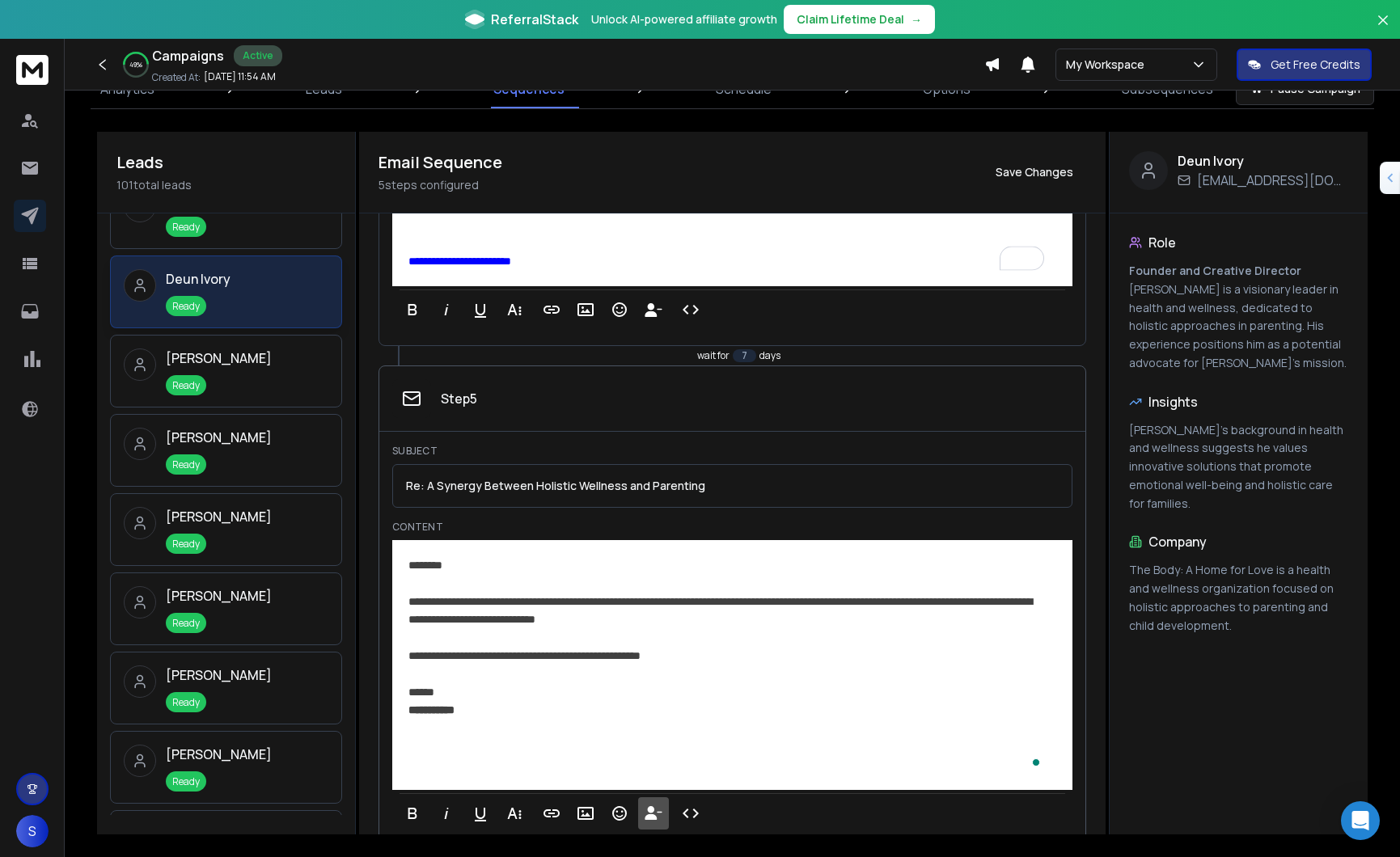
click at [652, 820] on icon "button" at bounding box center [653, 813] width 17 height 14
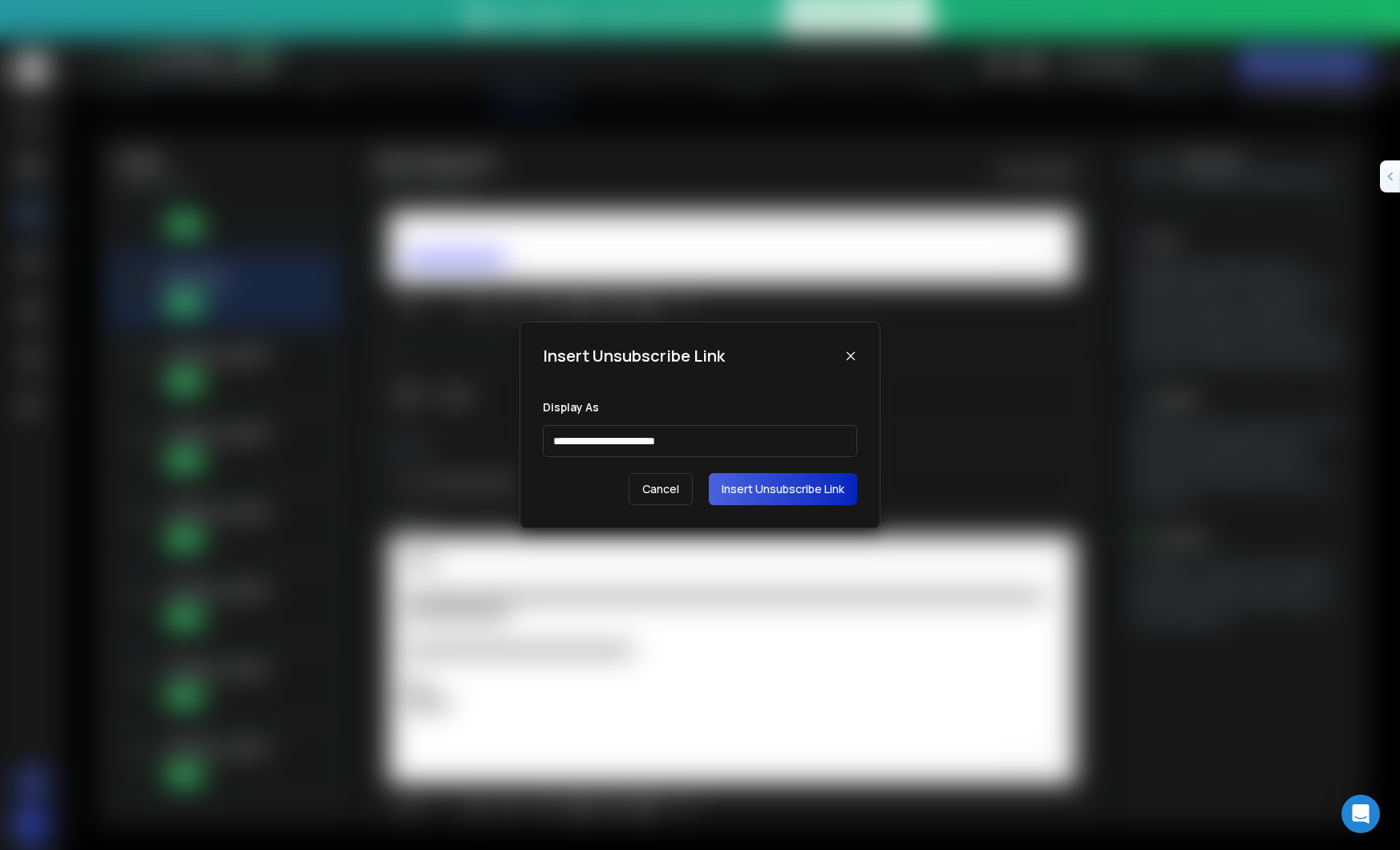
click at [784, 498] on button "Insert Unsubscribe Link" at bounding box center [783, 490] width 148 height 32
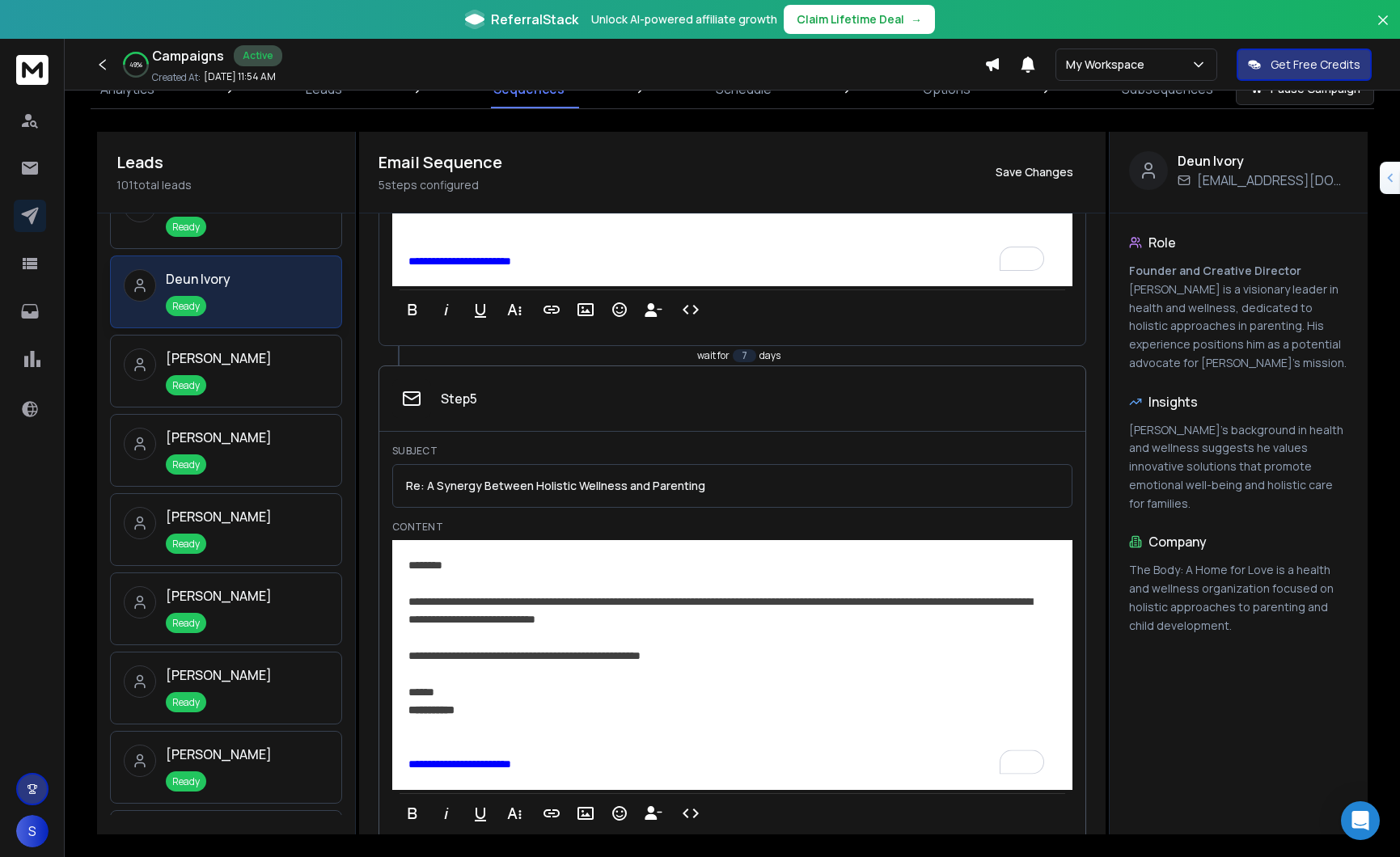
click at [1038, 170] on button "Save Changes" at bounding box center [1034, 172] width 104 height 32
click at [268, 369] on div "Brian Fithian Ready" at bounding box center [247, 371] width 163 height 45
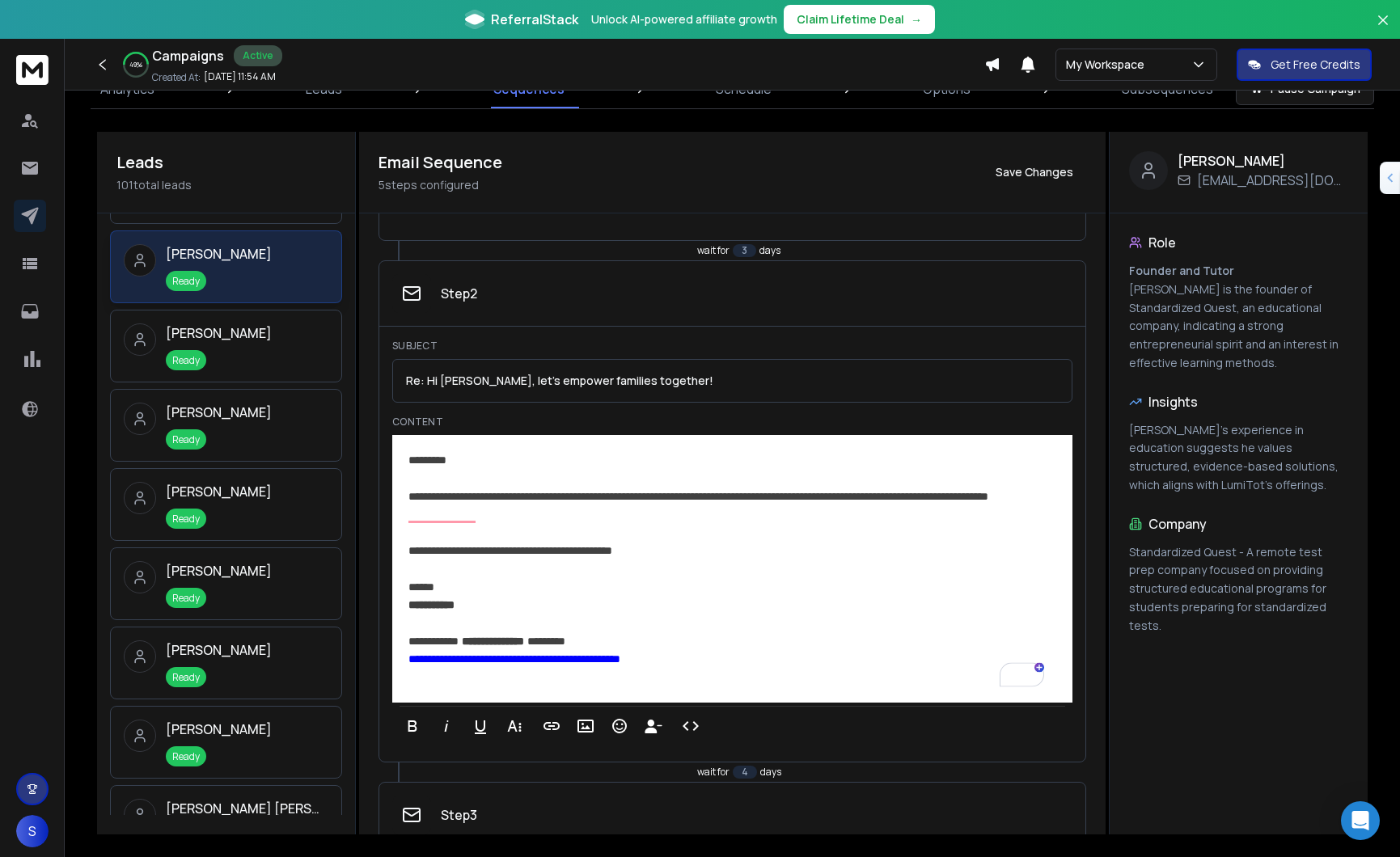
scroll to position [660, 0]
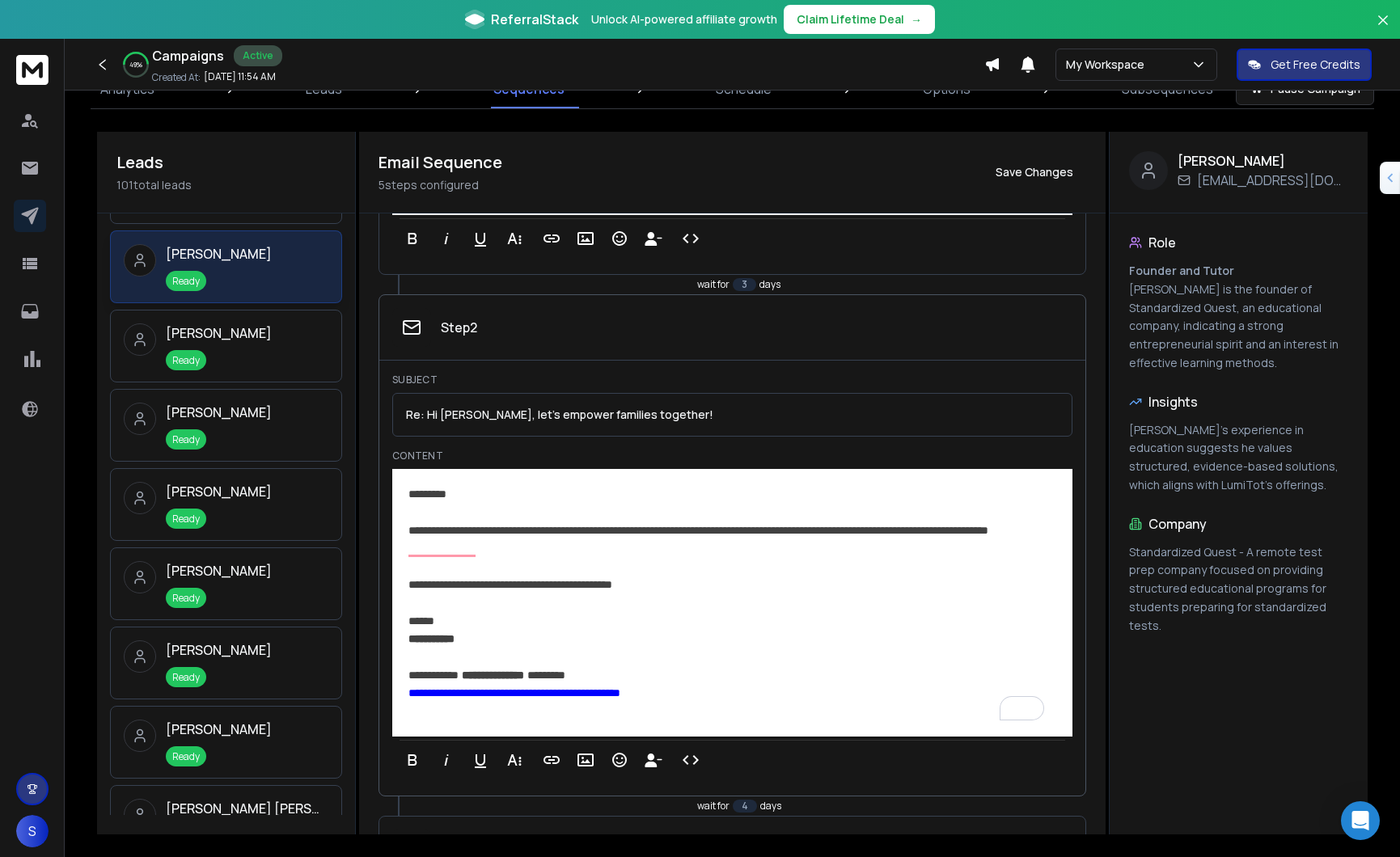
scroll to position [597, 0]
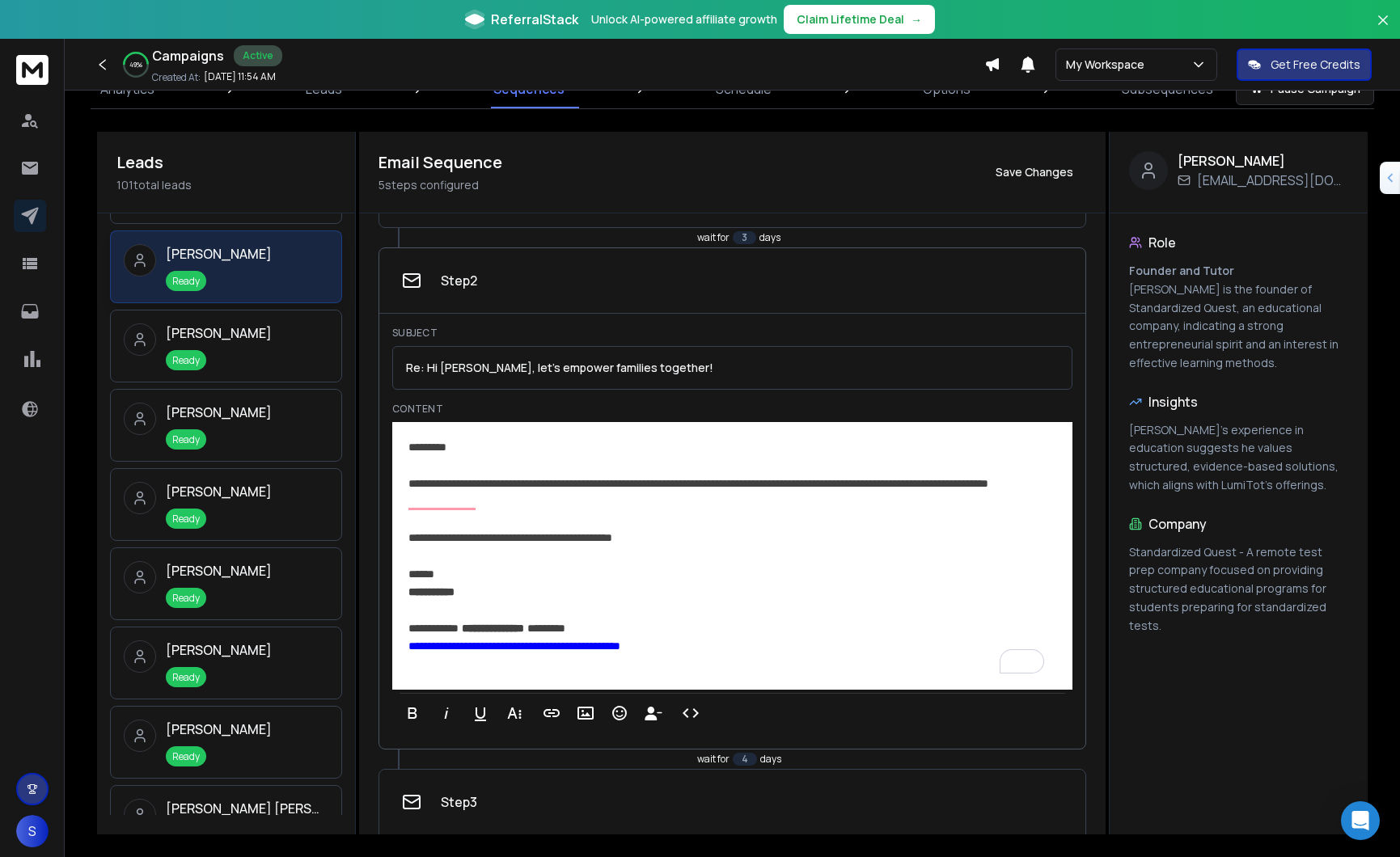
click at [469, 679] on div "**********" at bounding box center [732, 556] width 681 height 268
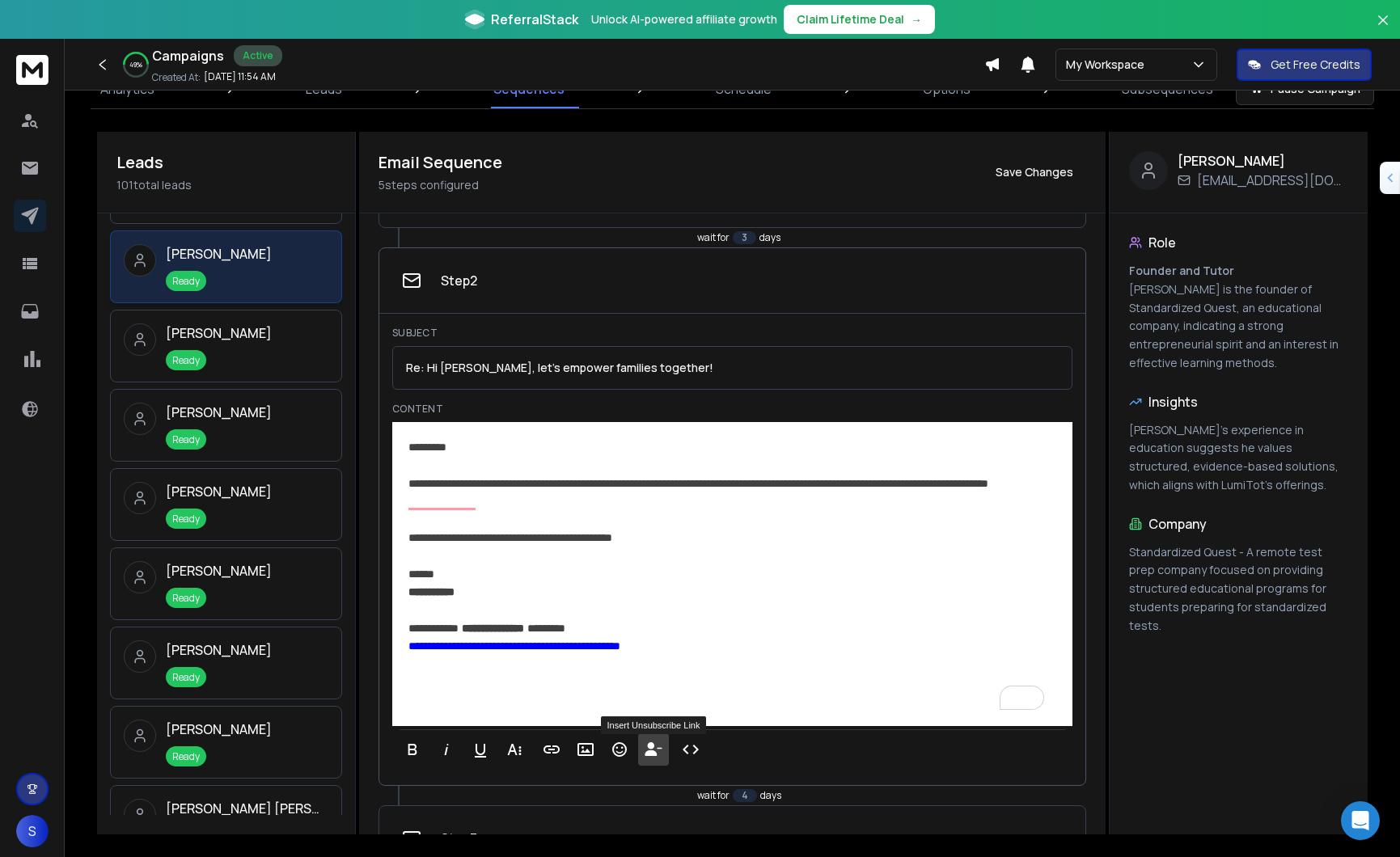
click at [659, 756] on icon "button" at bounding box center [654, 749] width 19 height 14
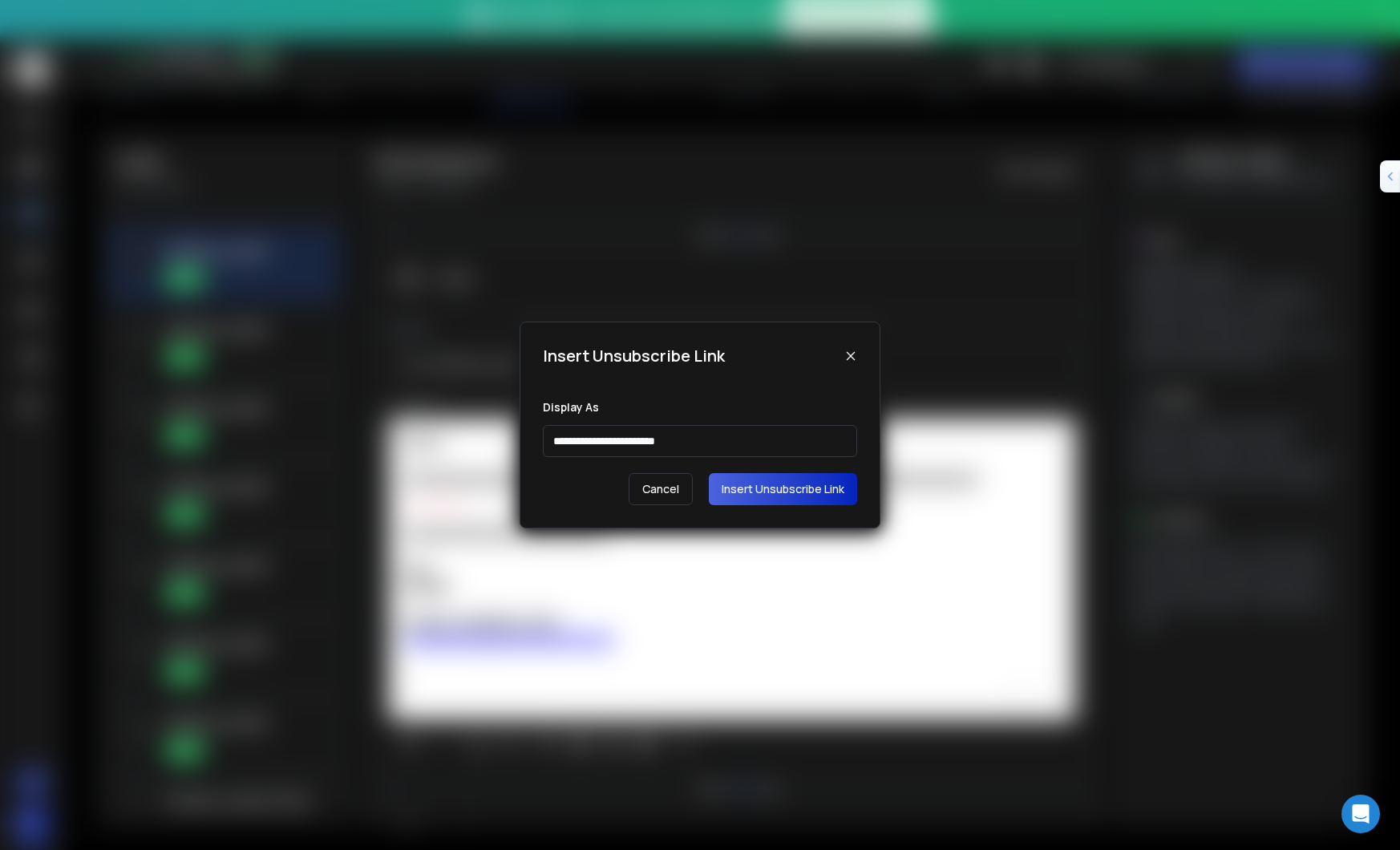
click at [758, 495] on button "Insert Unsubscribe Link" at bounding box center [783, 490] width 148 height 32
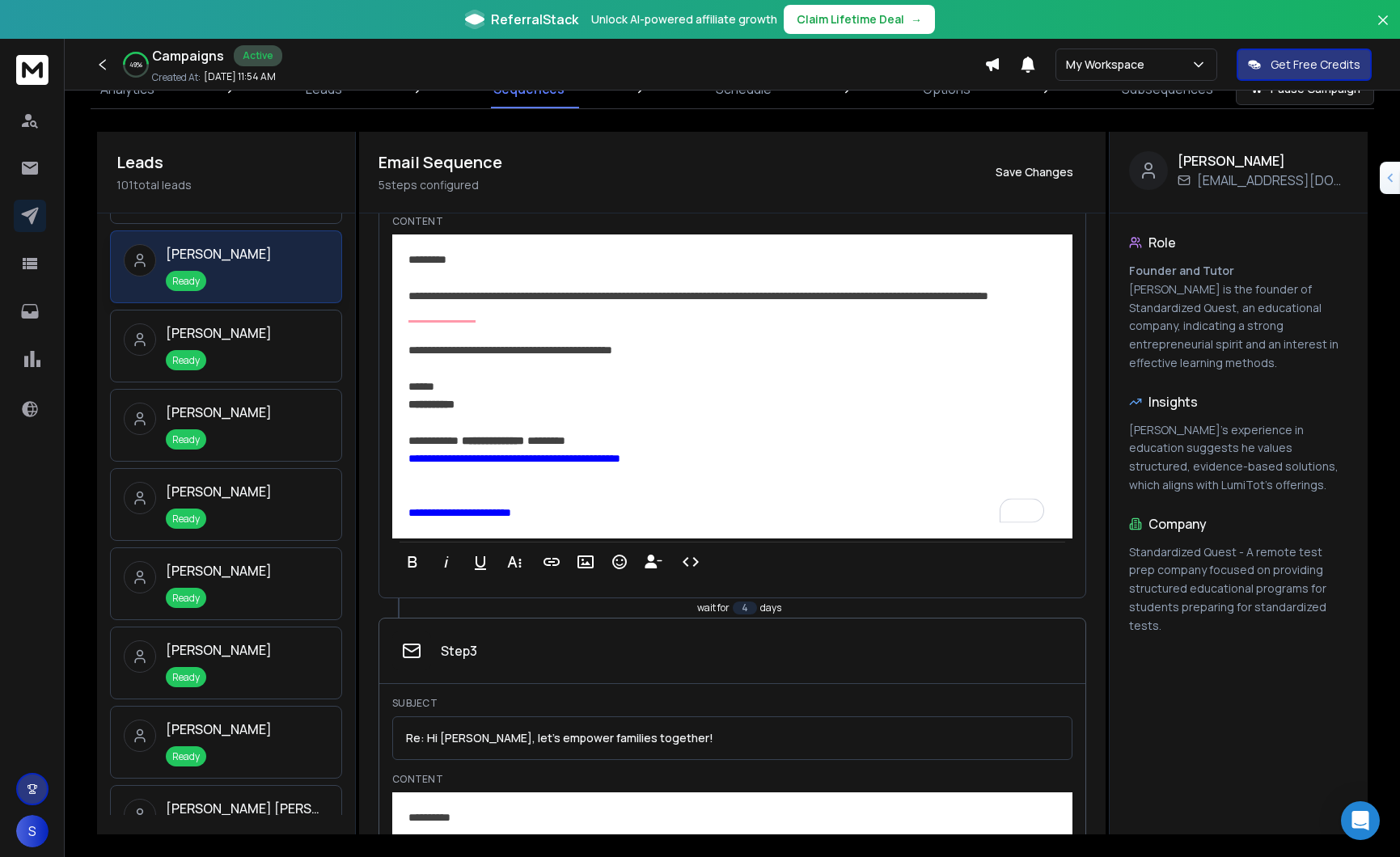
scroll to position [859, 0]
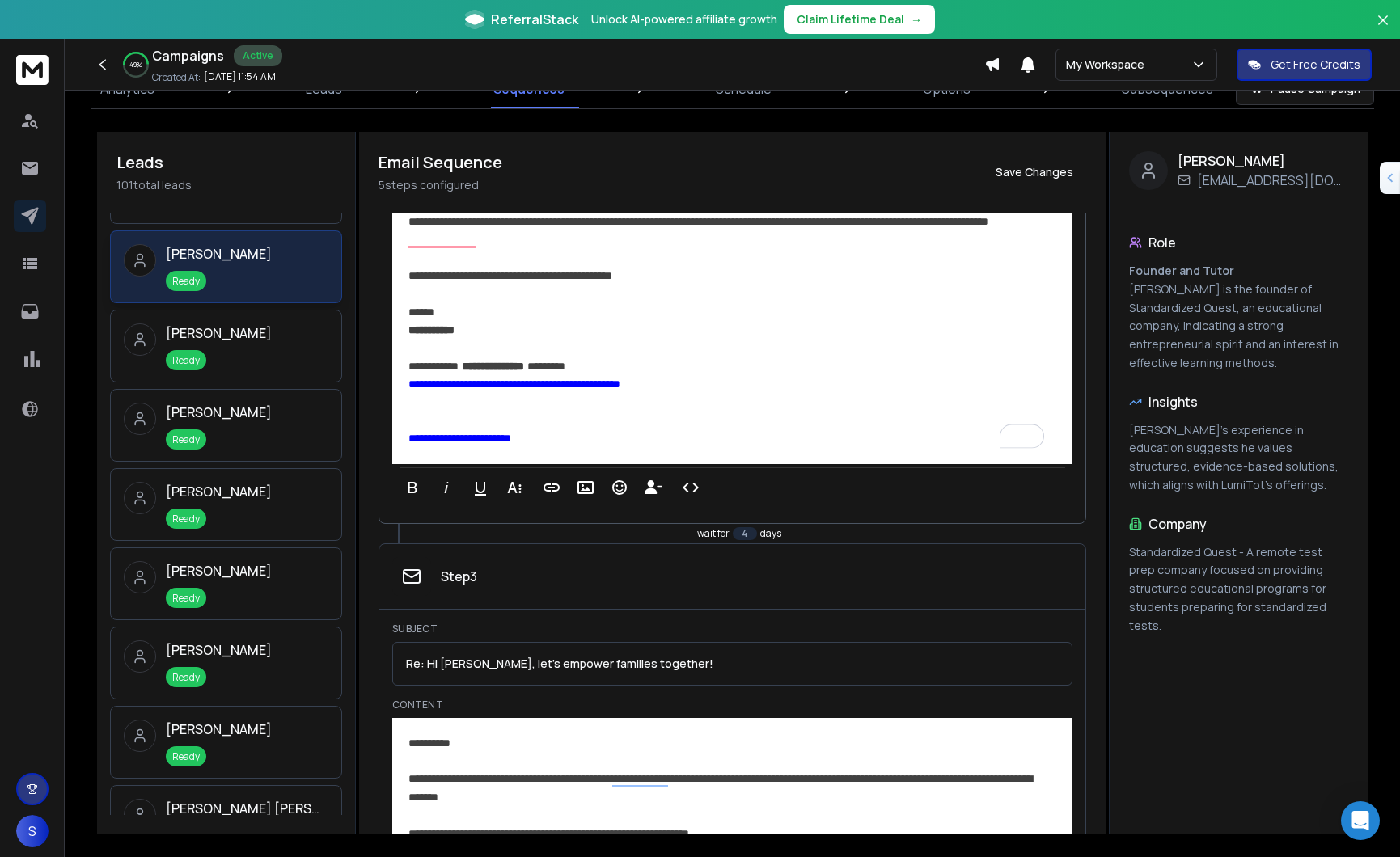
click at [497, 414] on div "To enrich screen reader interactions, please activate Accessibility in Grammarl…" at bounding box center [732, 421] width 648 height 18
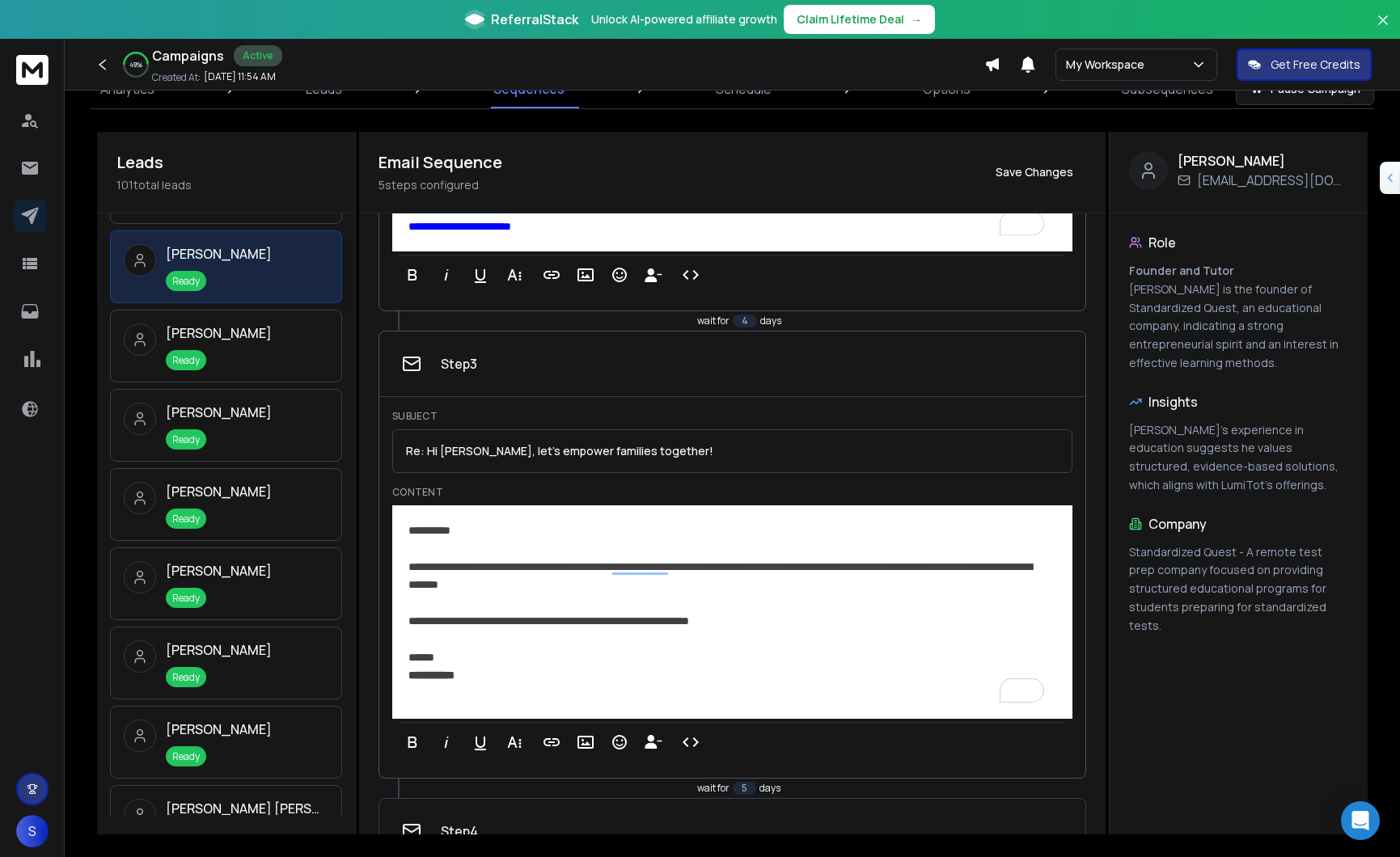
scroll to position [1202, 0]
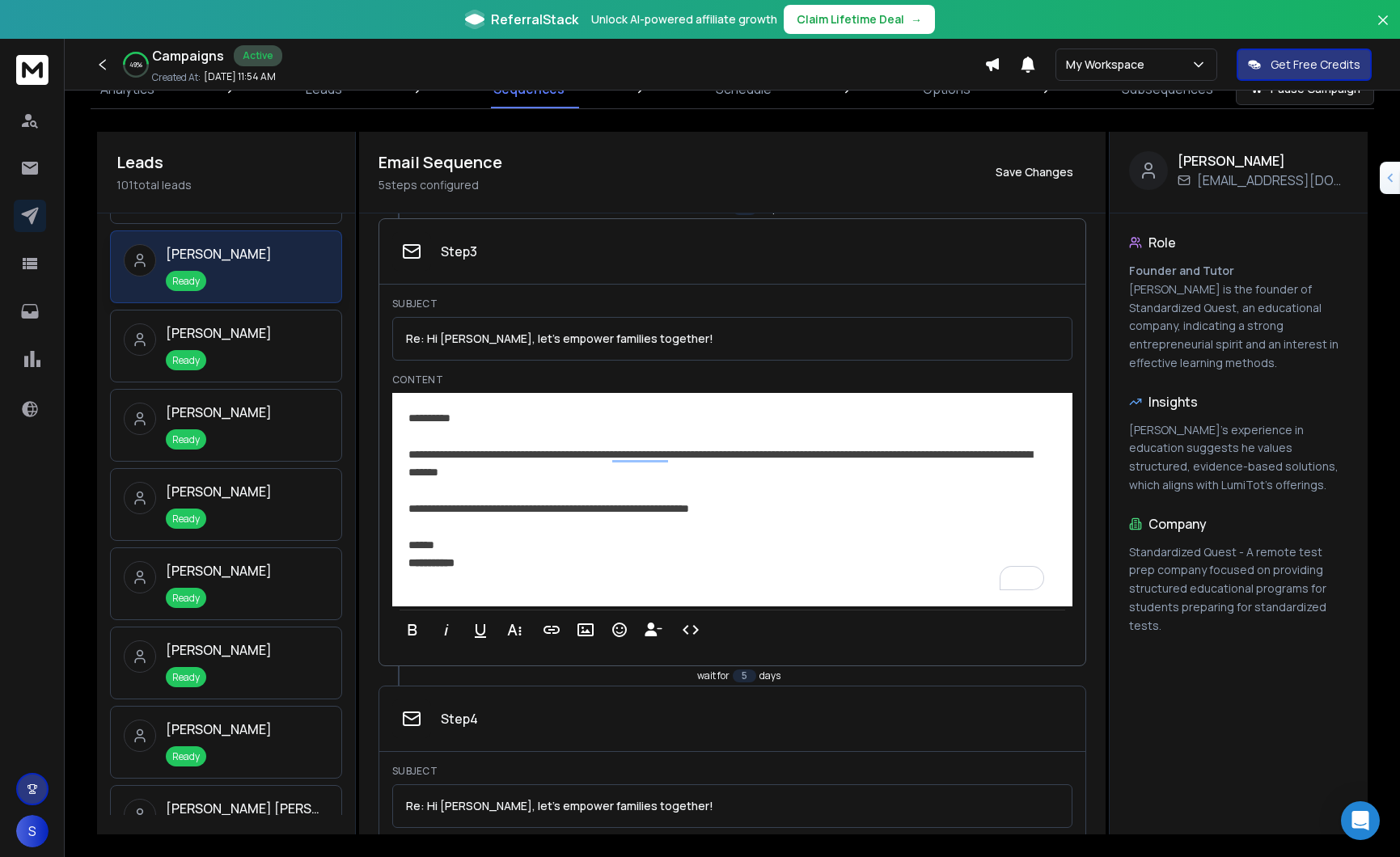
click at [445, 579] on div "To enrich screen reader interactions, please activate Accessibility in Grammarl…" at bounding box center [732, 581] width 648 height 18
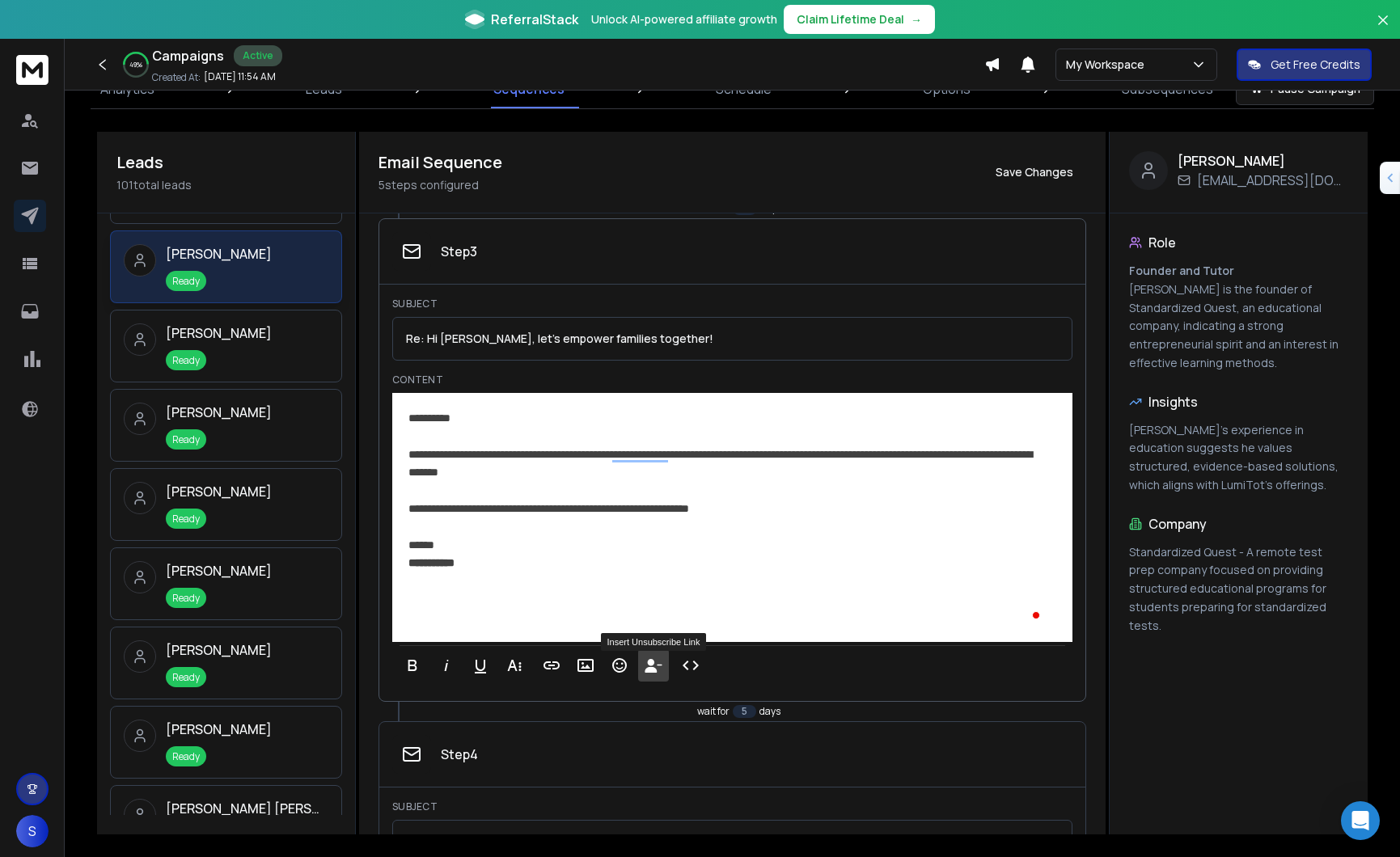
click at [657, 660] on icon "button" at bounding box center [654, 666] width 19 height 14
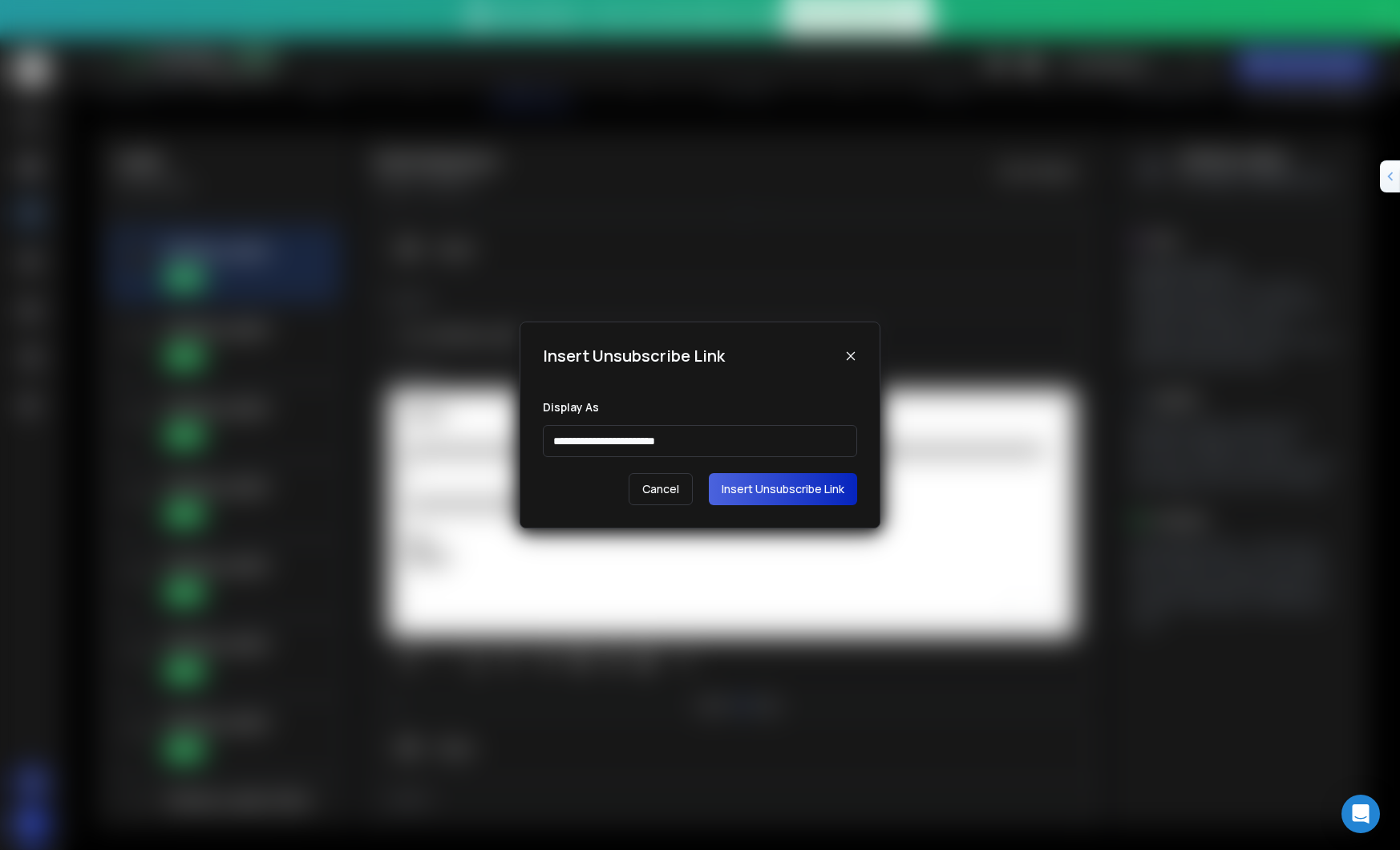
click at [803, 485] on button "Insert Unsubscribe Link" at bounding box center [783, 490] width 148 height 32
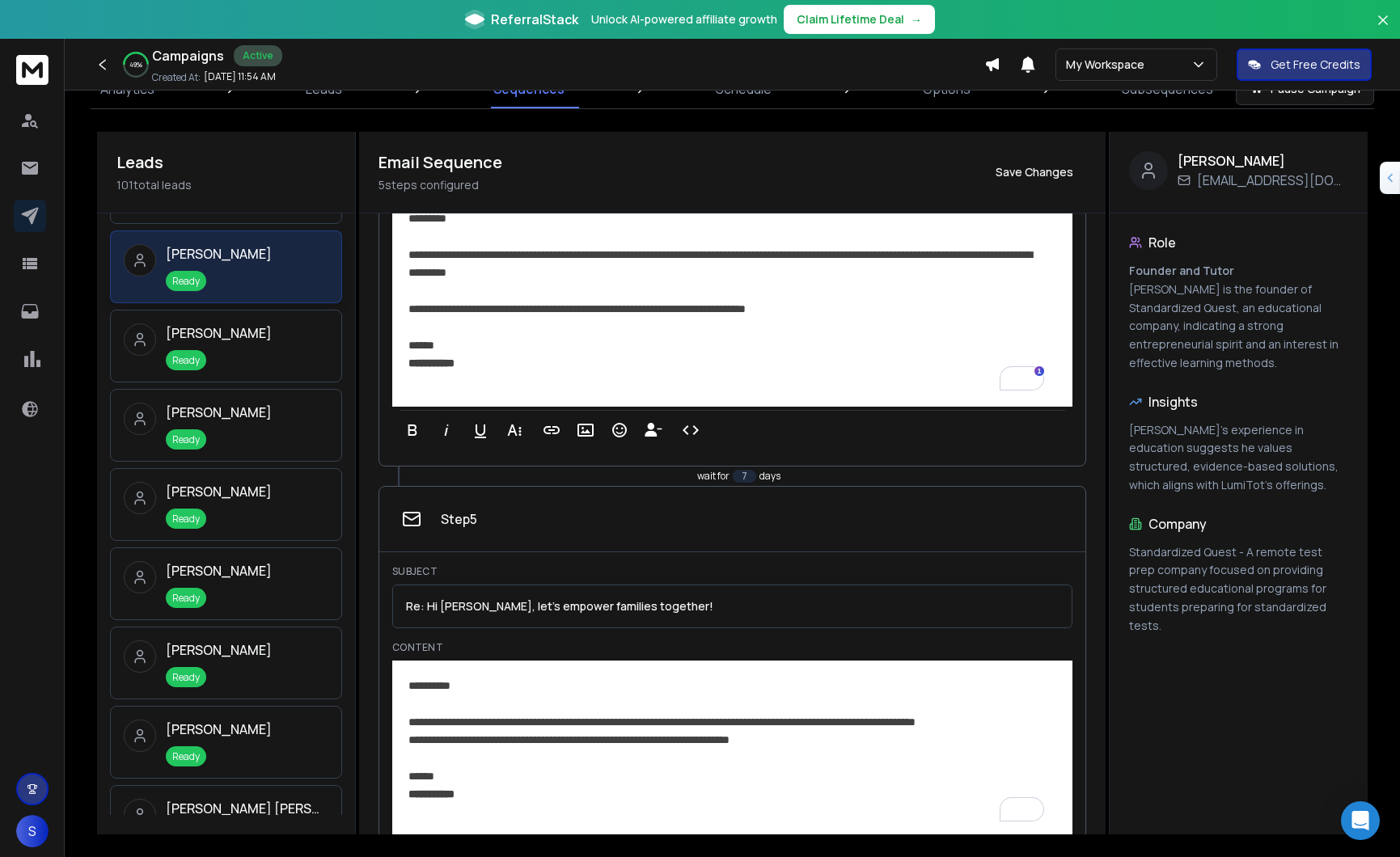
scroll to position [1821, 0]
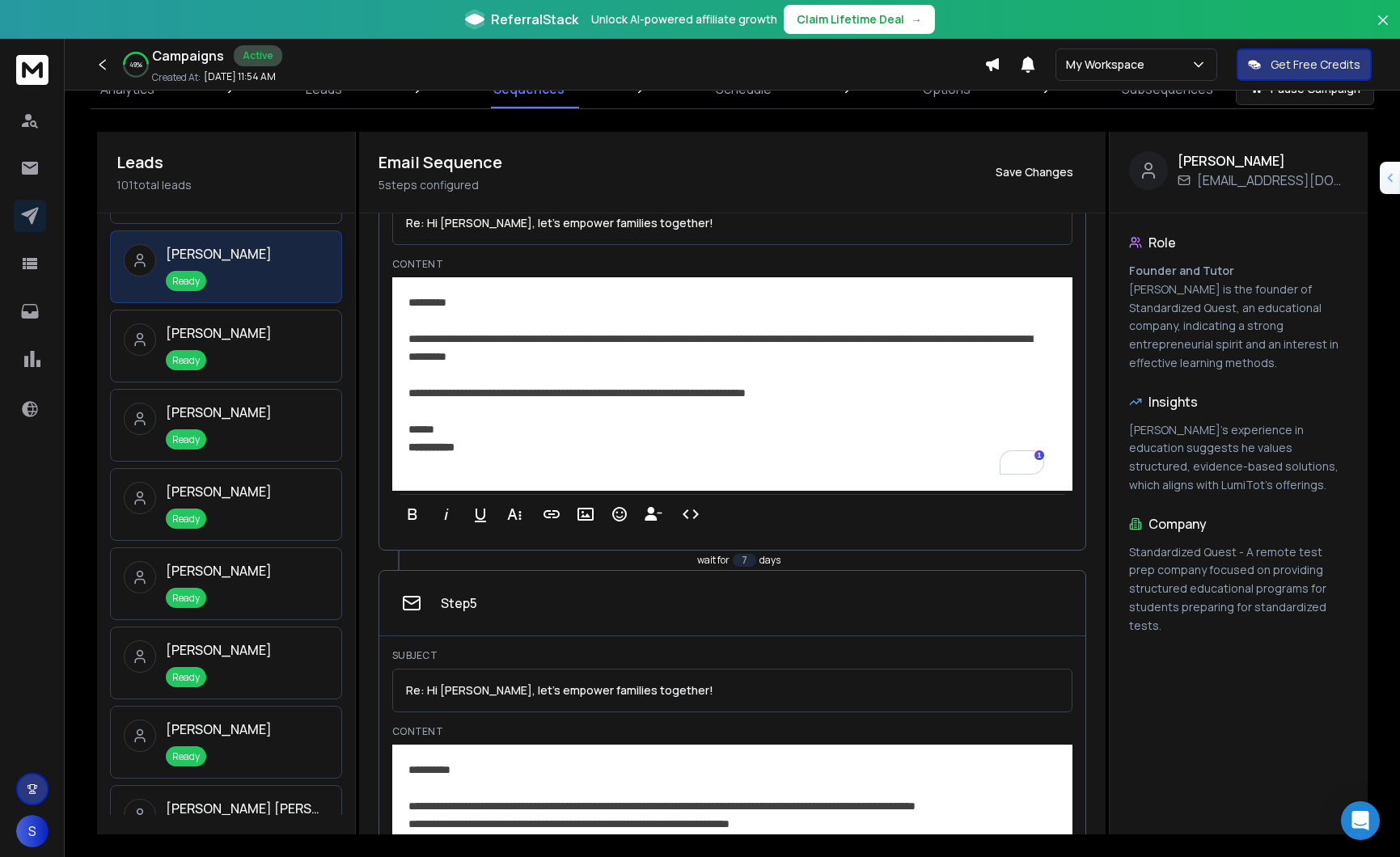
click at [478, 474] on div "To enrich screen reader interactions, please activate Accessibility in Grammarl…" at bounding box center [732, 466] width 648 height 18
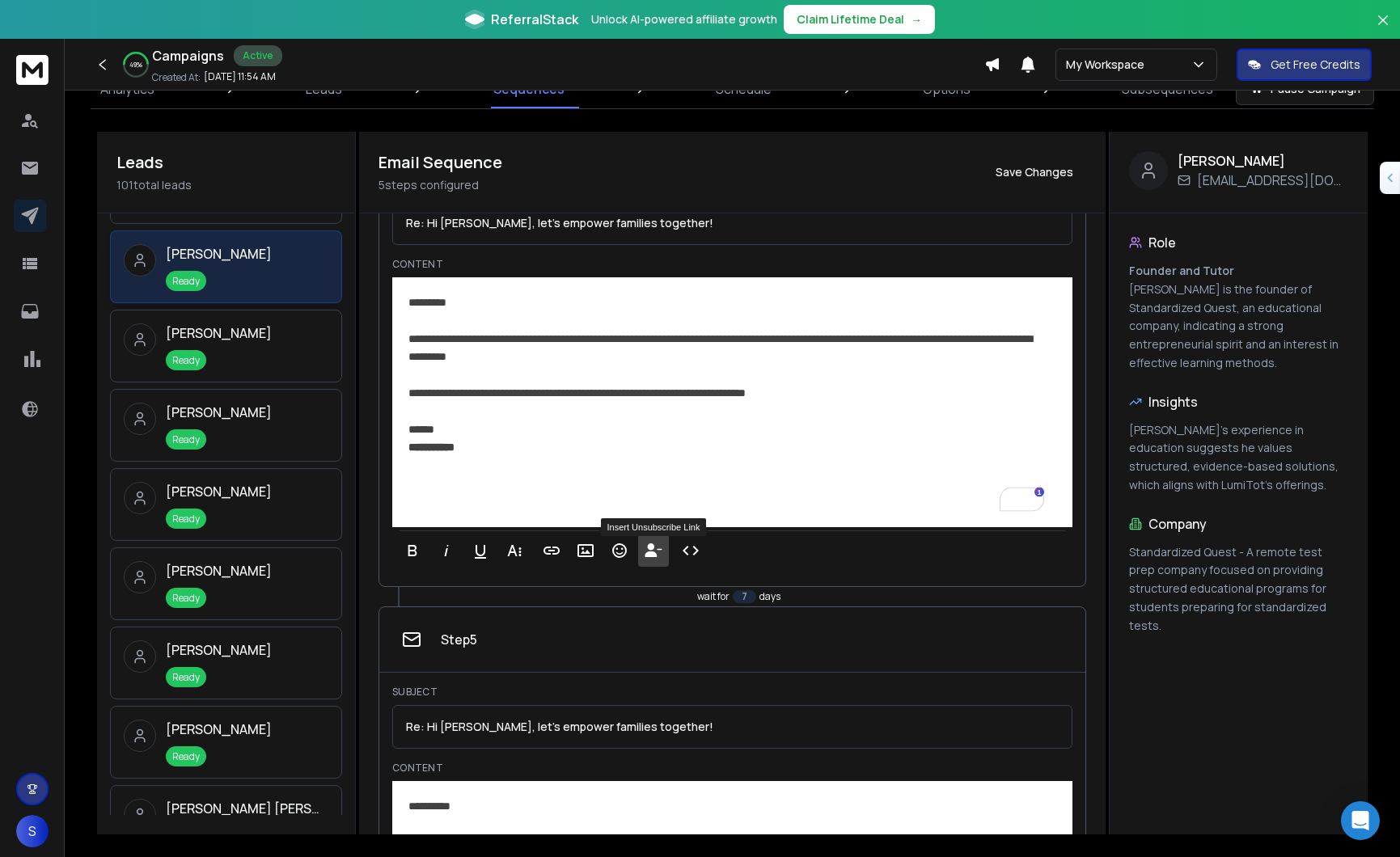
click at [645, 558] on icon "button" at bounding box center [654, 550] width 19 height 14
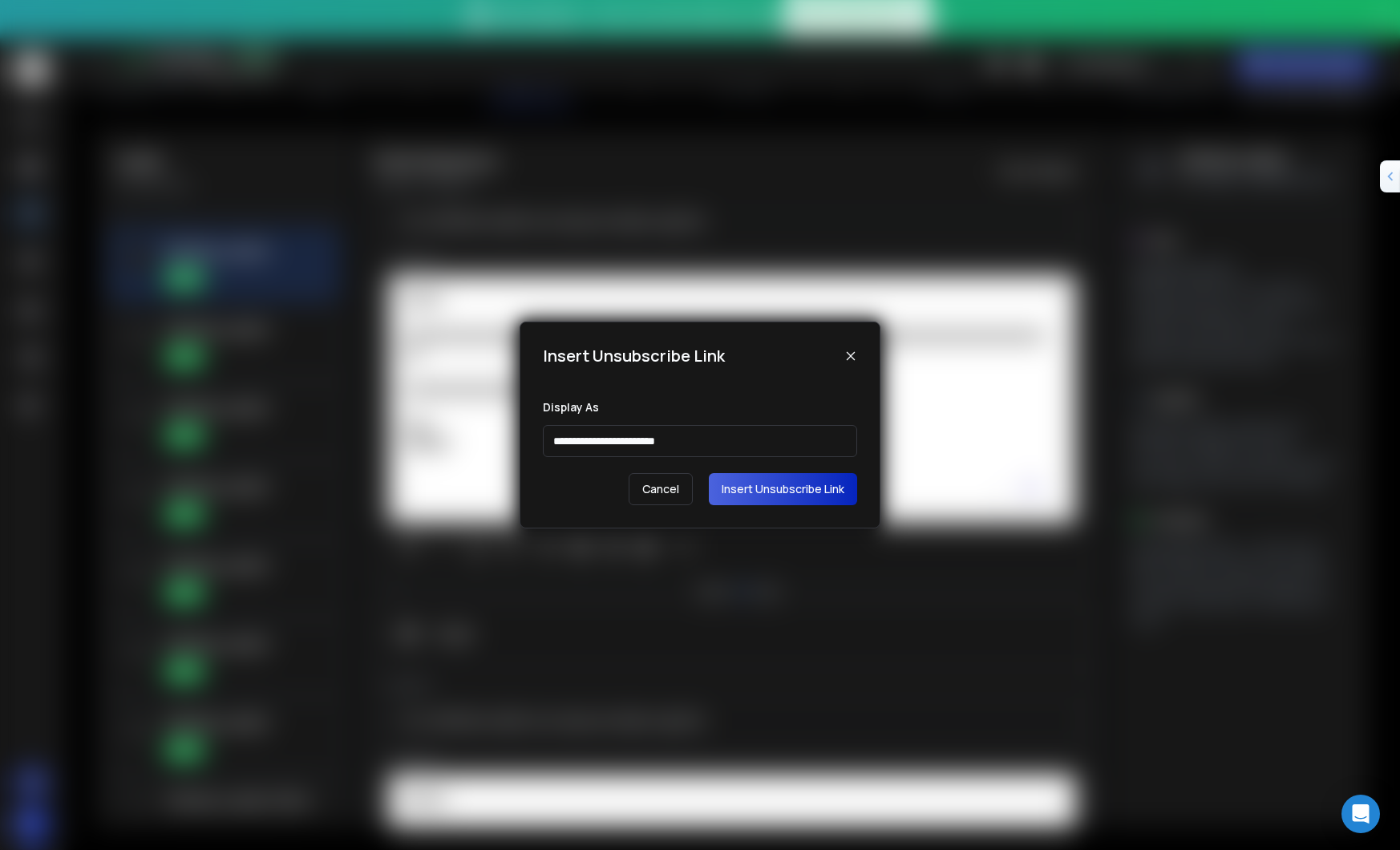
click at [759, 476] on button "Insert Unsubscribe Link" at bounding box center [783, 490] width 148 height 32
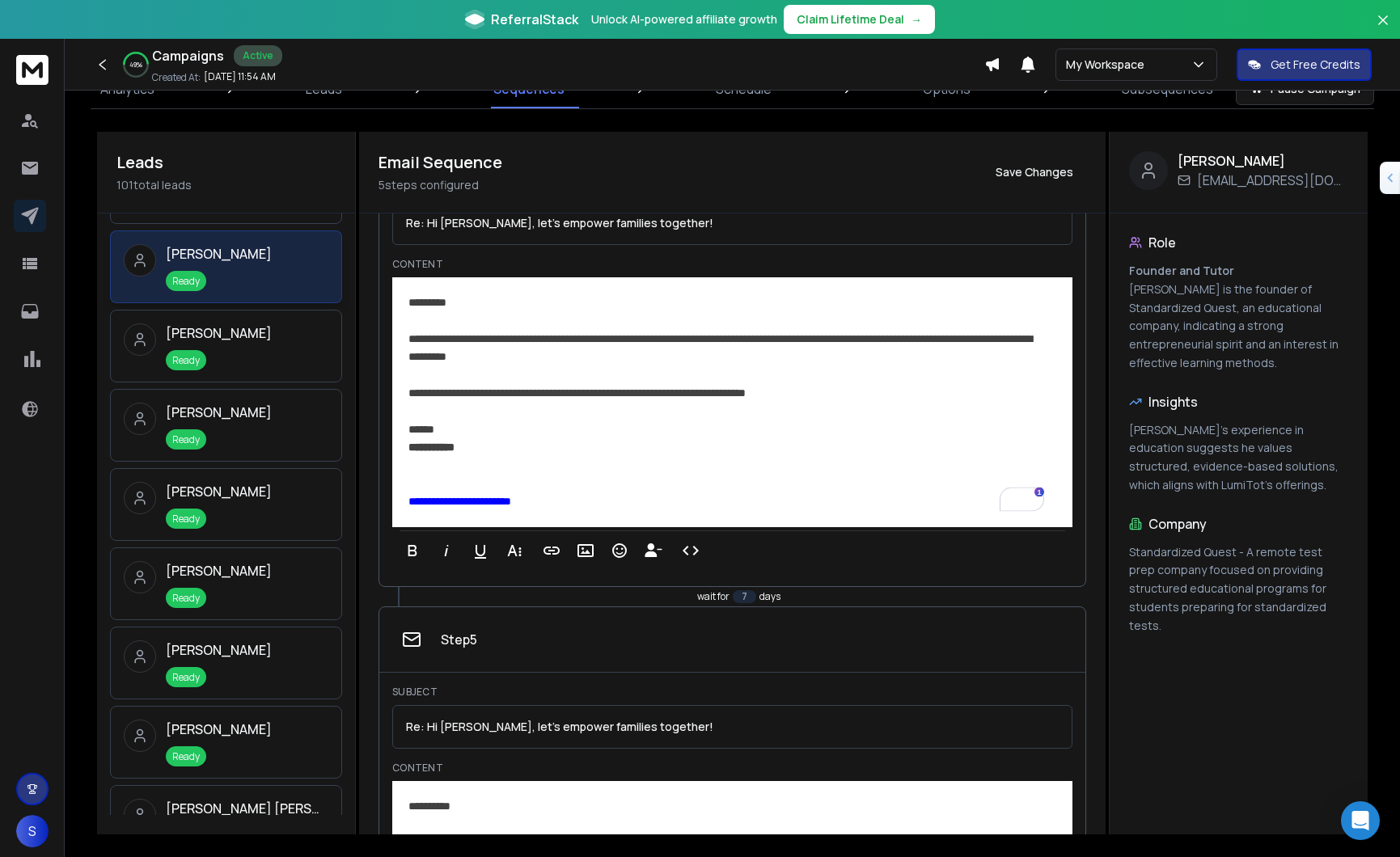
scroll to position [2026, 0]
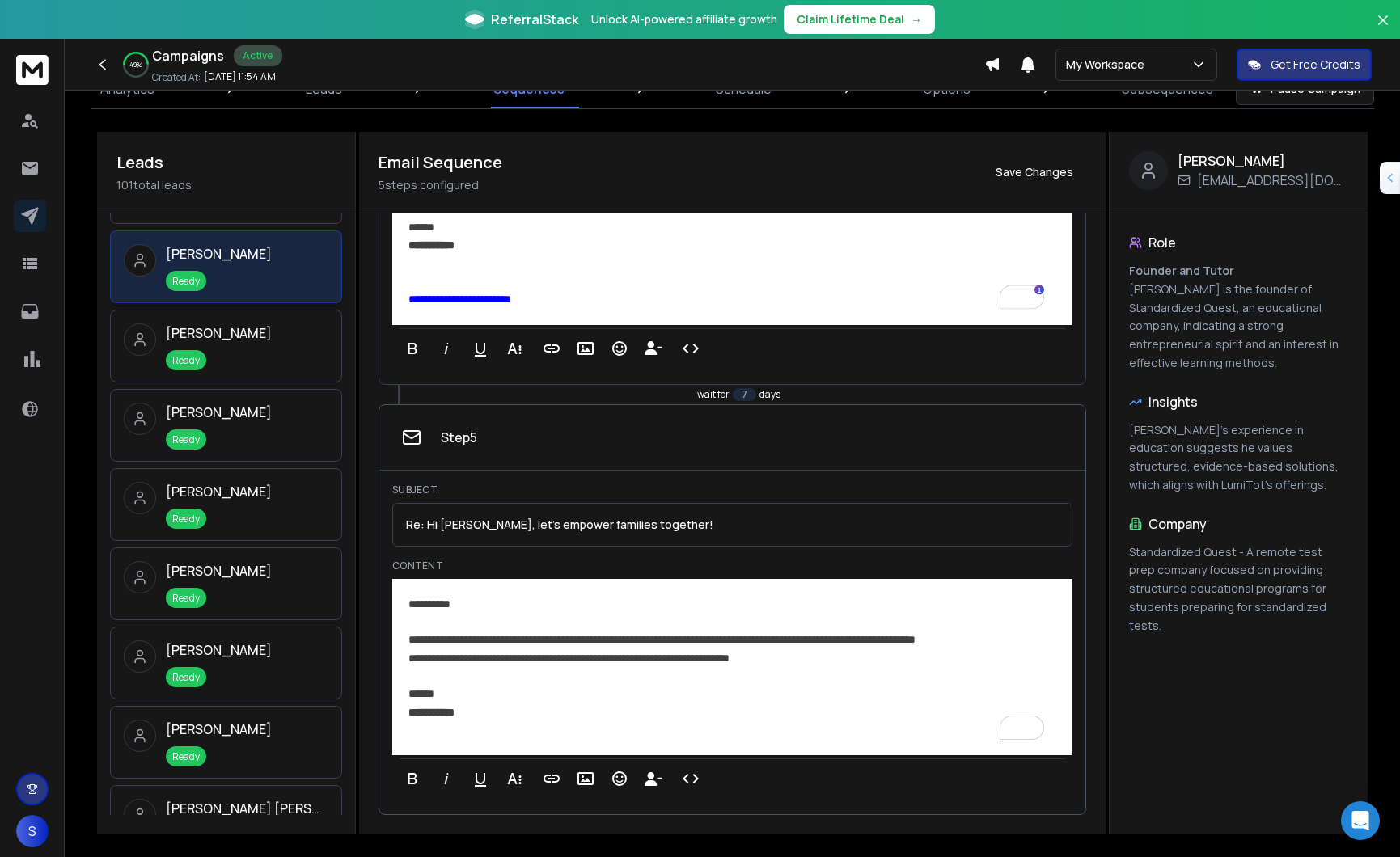
click at [473, 736] on div "To enrich screen reader interactions, please activate Accessibility in Grammarl…" at bounding box center [732, 731] width 648 height 18
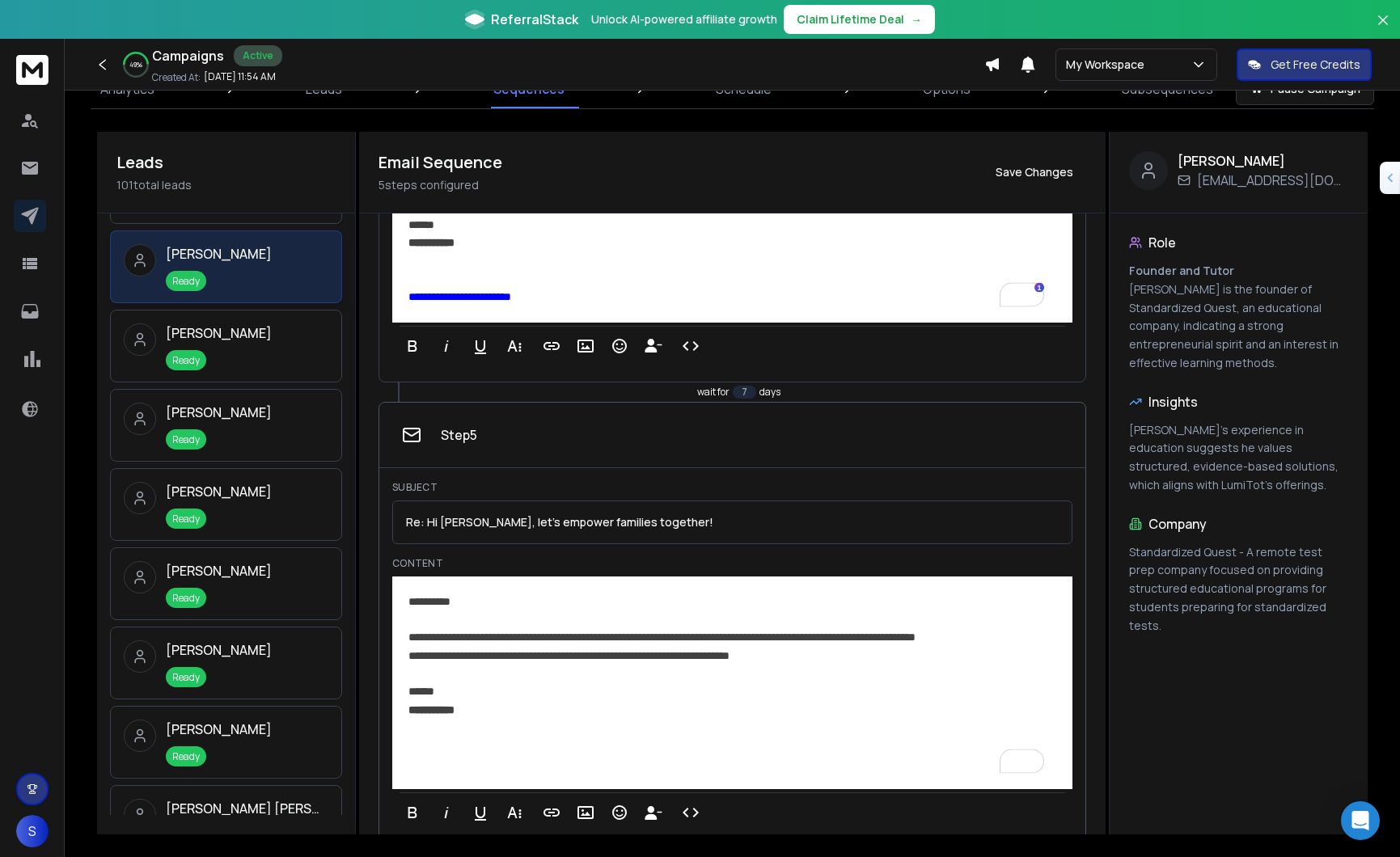
click at [655, 833] on div "Insert Link Insert Image Emoticons Insert Unsubscribe Link" at bounding box center [603, 813] width 136 height 39
click at [659, 823] on button "Insert Unsubscribe Link" at bounding box center [654, 813] width 31 height 32
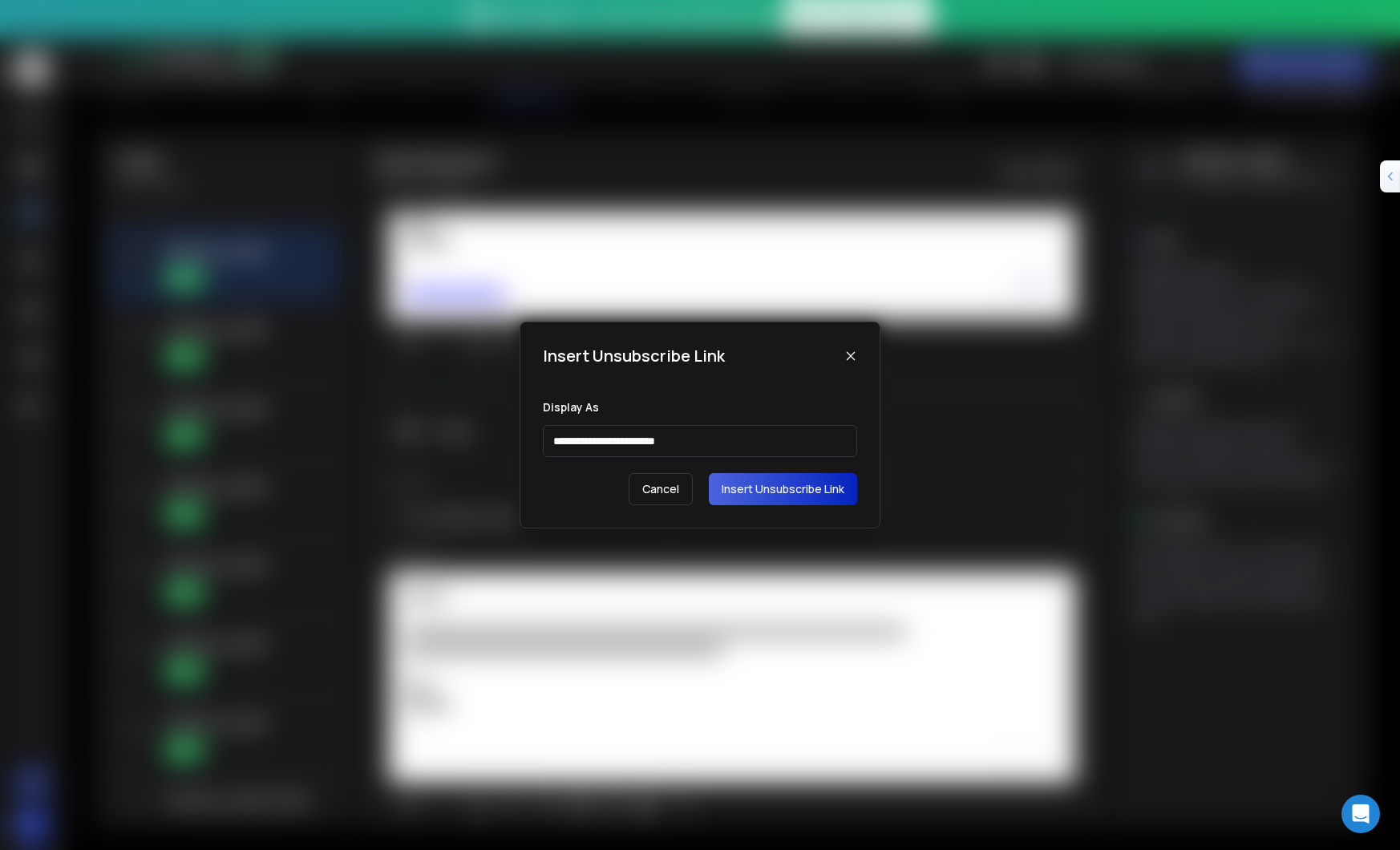
click at [797, 502] on button "Insert Unsubscribe Link" at bounding box center [783, 490] width 148 height 32
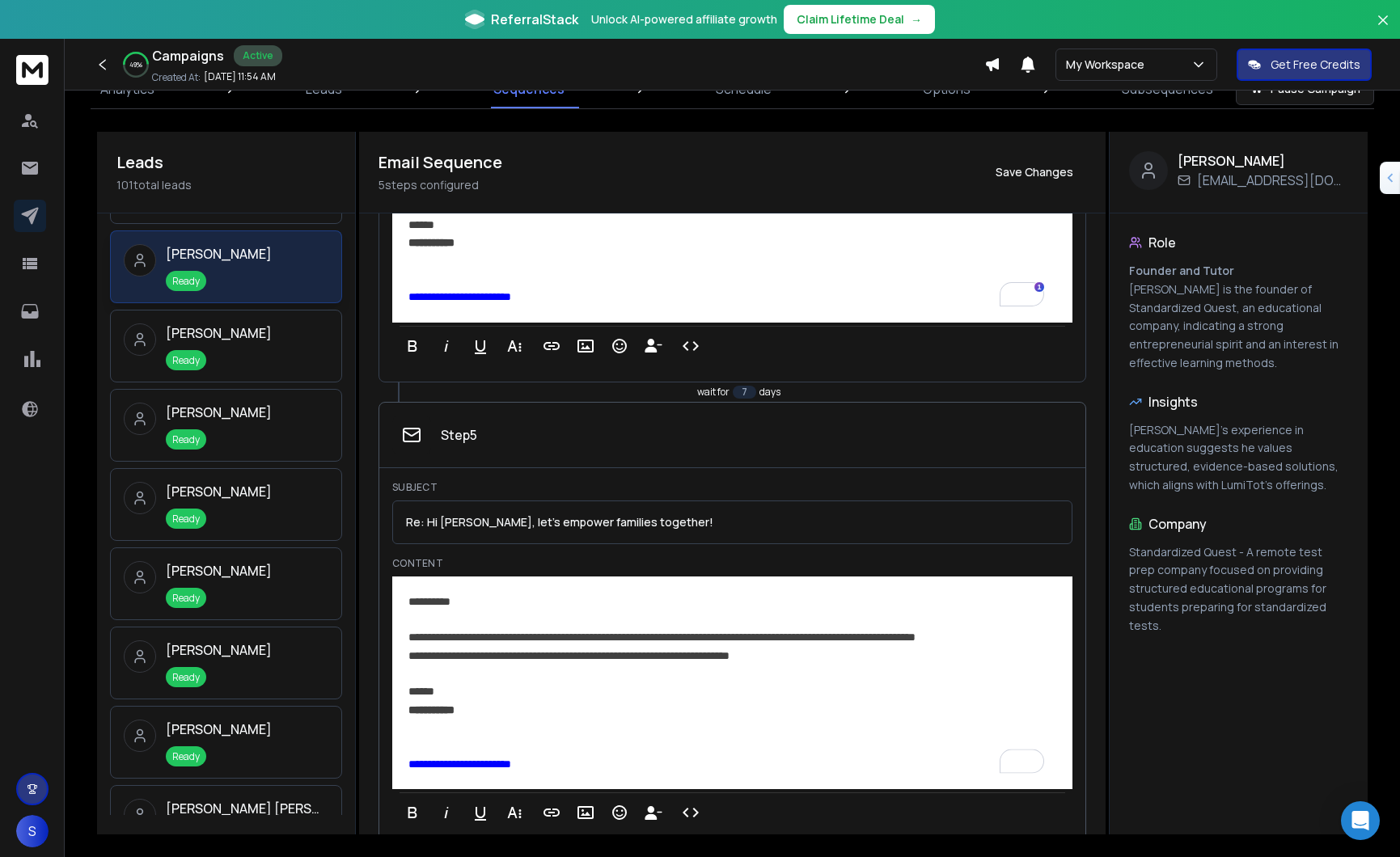
click at [497, 740] on div "To enrich screen reader interactions, please activate Accessibility in Grammarl…" at bounding box center [732, 746] width 648 height 18
click at [1045, 176] on button "Save Changes" at bounding box center [1034, 172] width 104 height 32
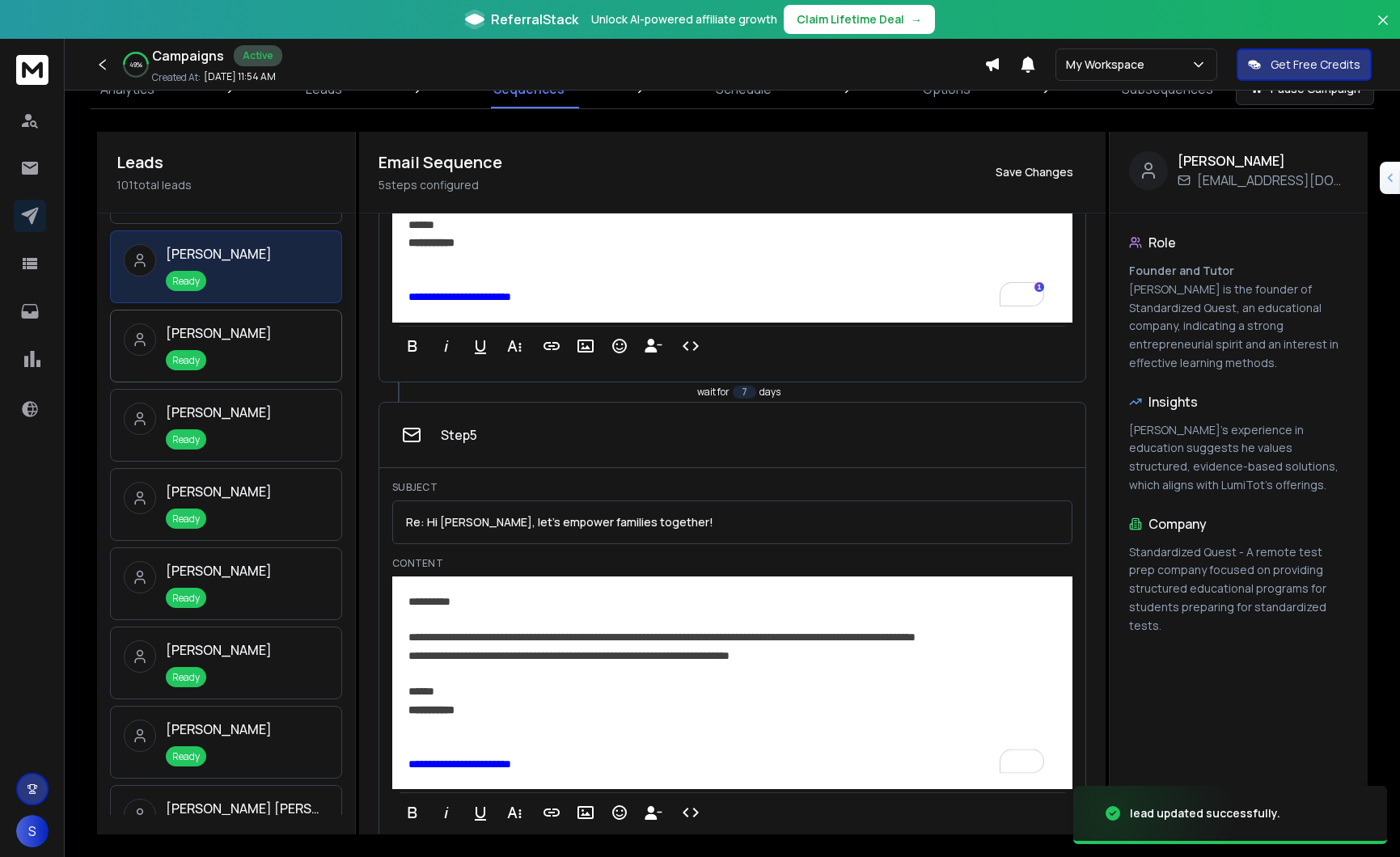
click at [268, 350] on div "Ready" at bounding box center [247, 359] width 163 height 19
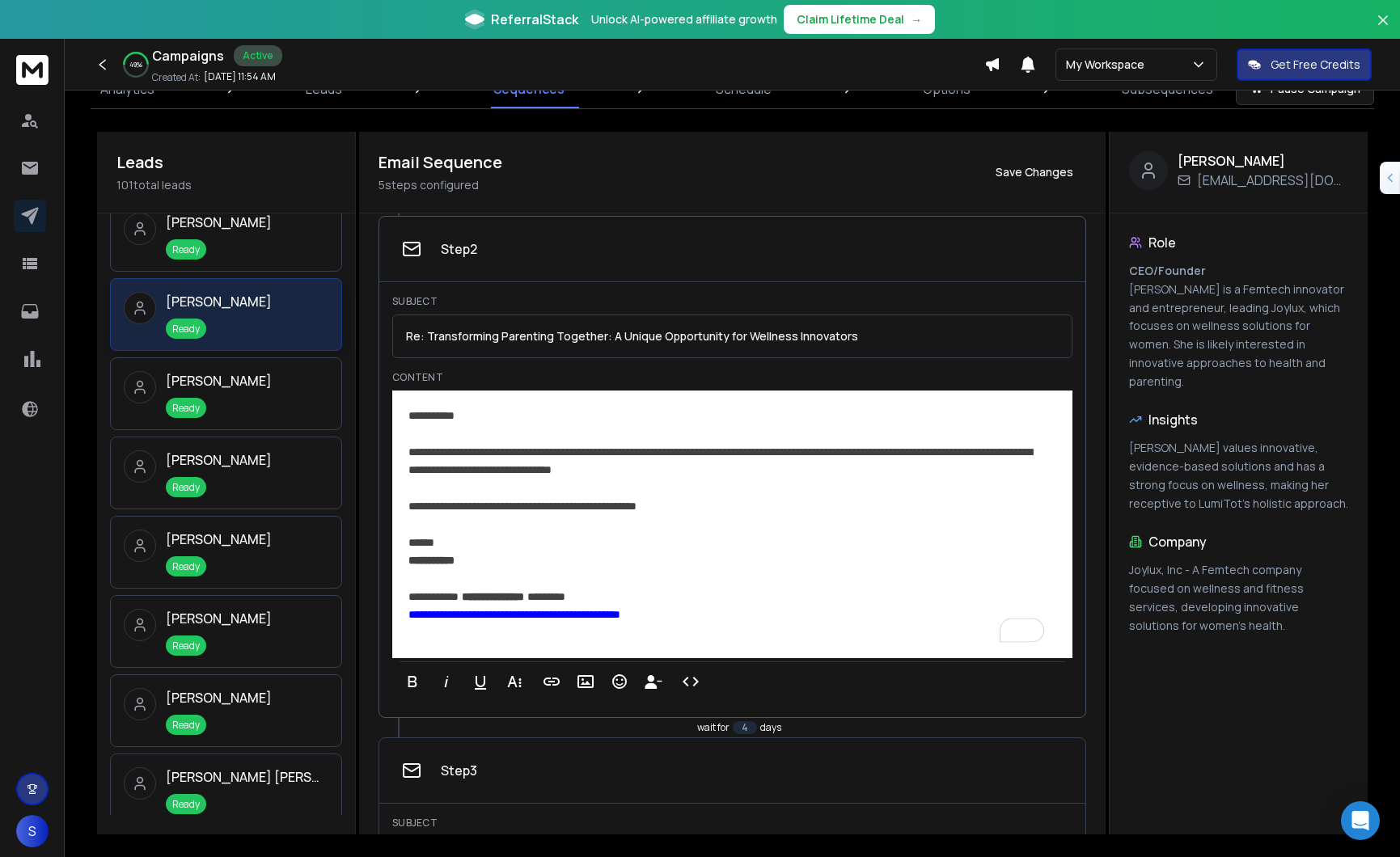
scroll to position [741, 0]
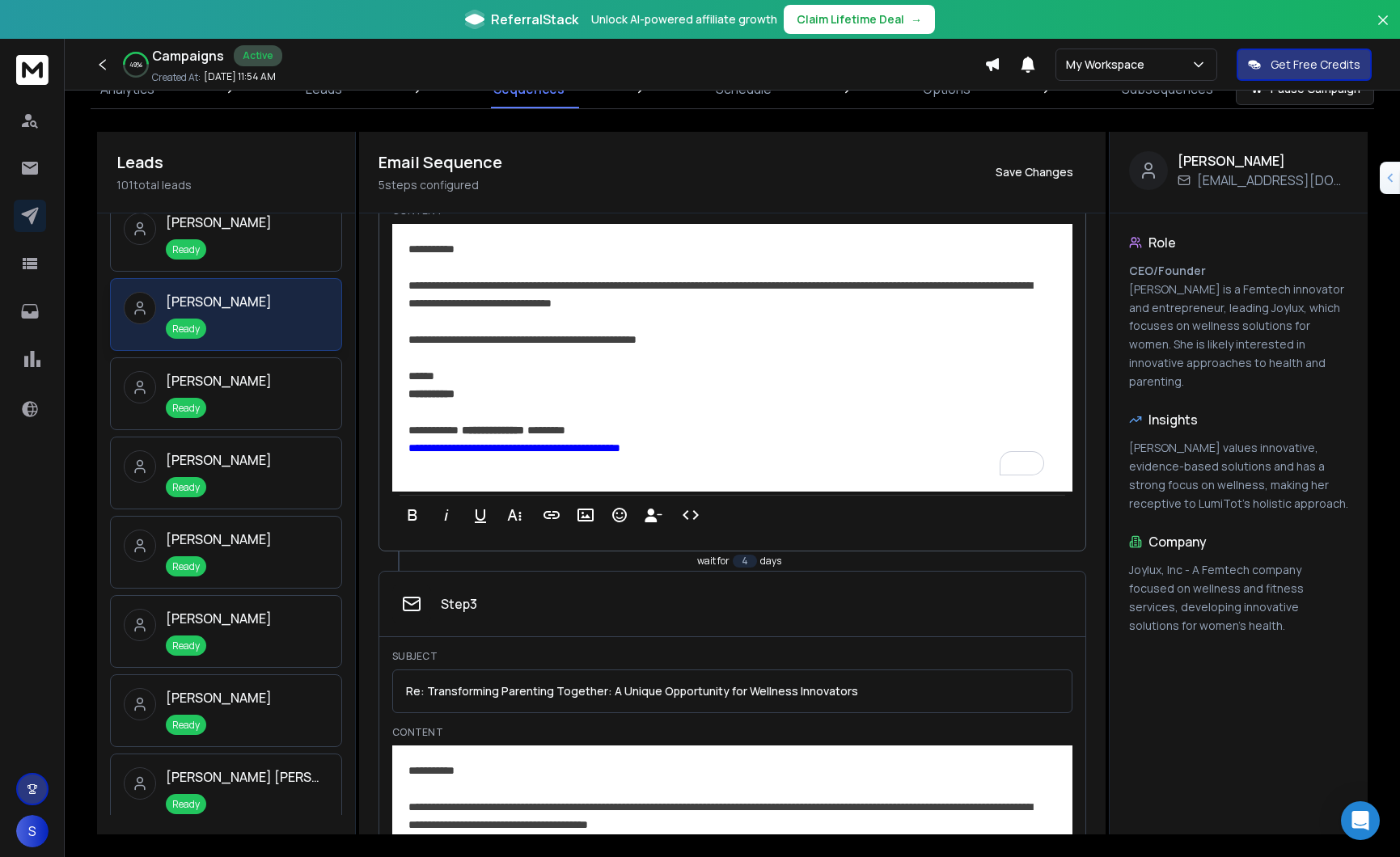
click at [515, 446] on link "**********" at bounding box center [515, 448] width 212 height 11
click at [524, 473] on div "To enrich screen reader interactions, please activate Accessibility in Grammarl…" at bounding box center [732, 467] width 648 height 18
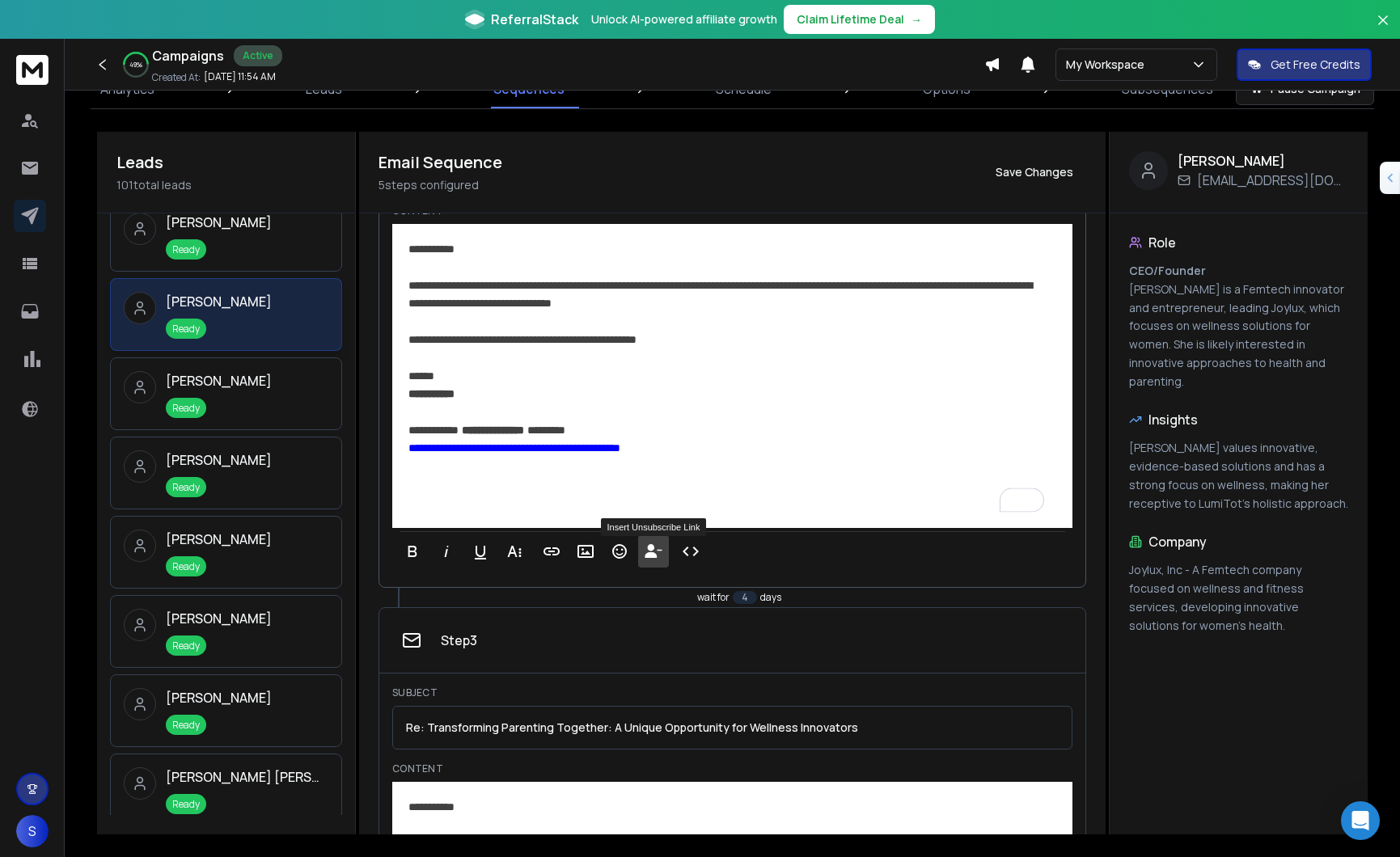
click at [657, 554] on icon "button" at bounding box center [654, 551] width 19 height 14
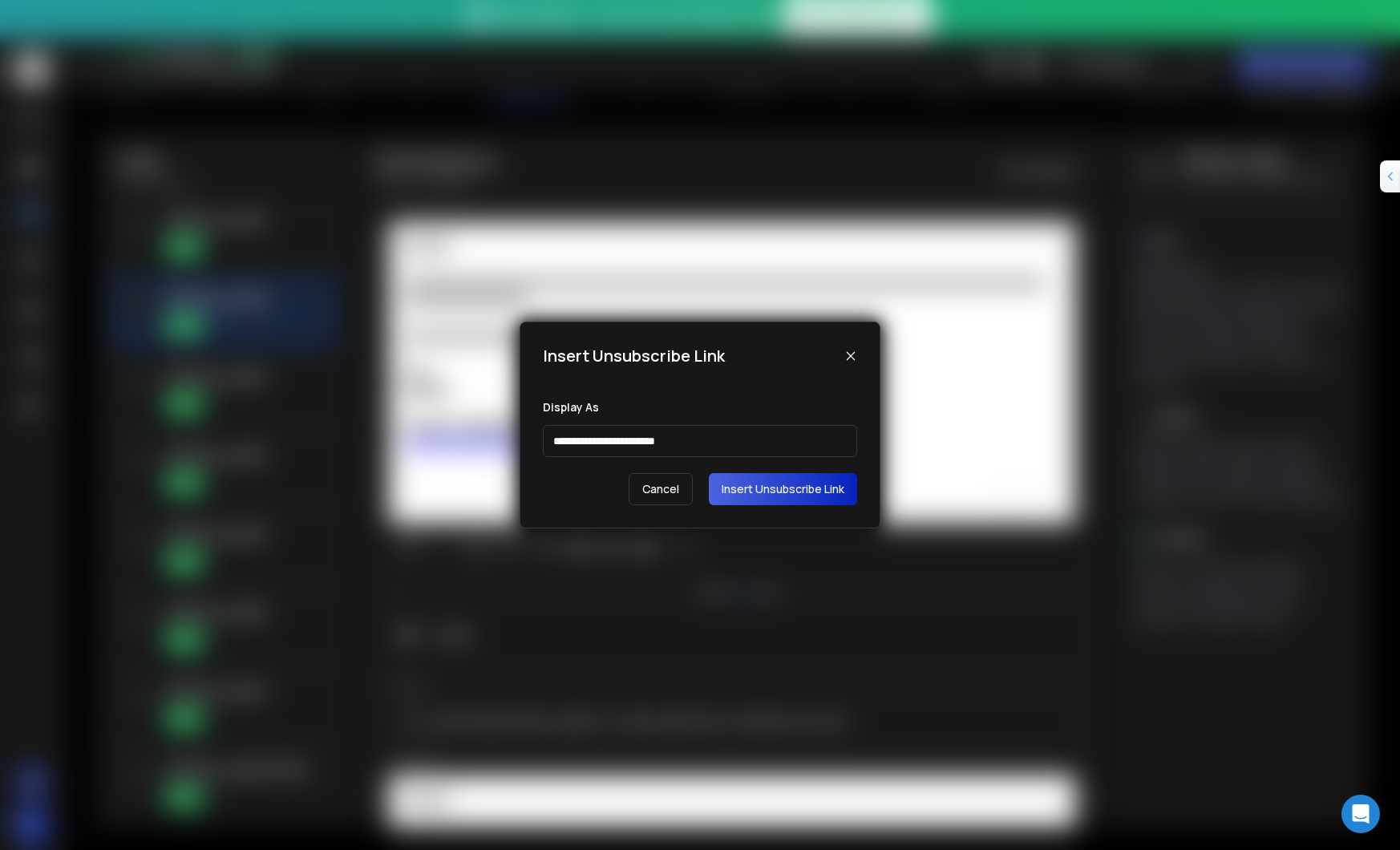
click at [733, 482] on button "Insert Unsubscribe Link" at bounding box center [783, 490] width 148 height 32
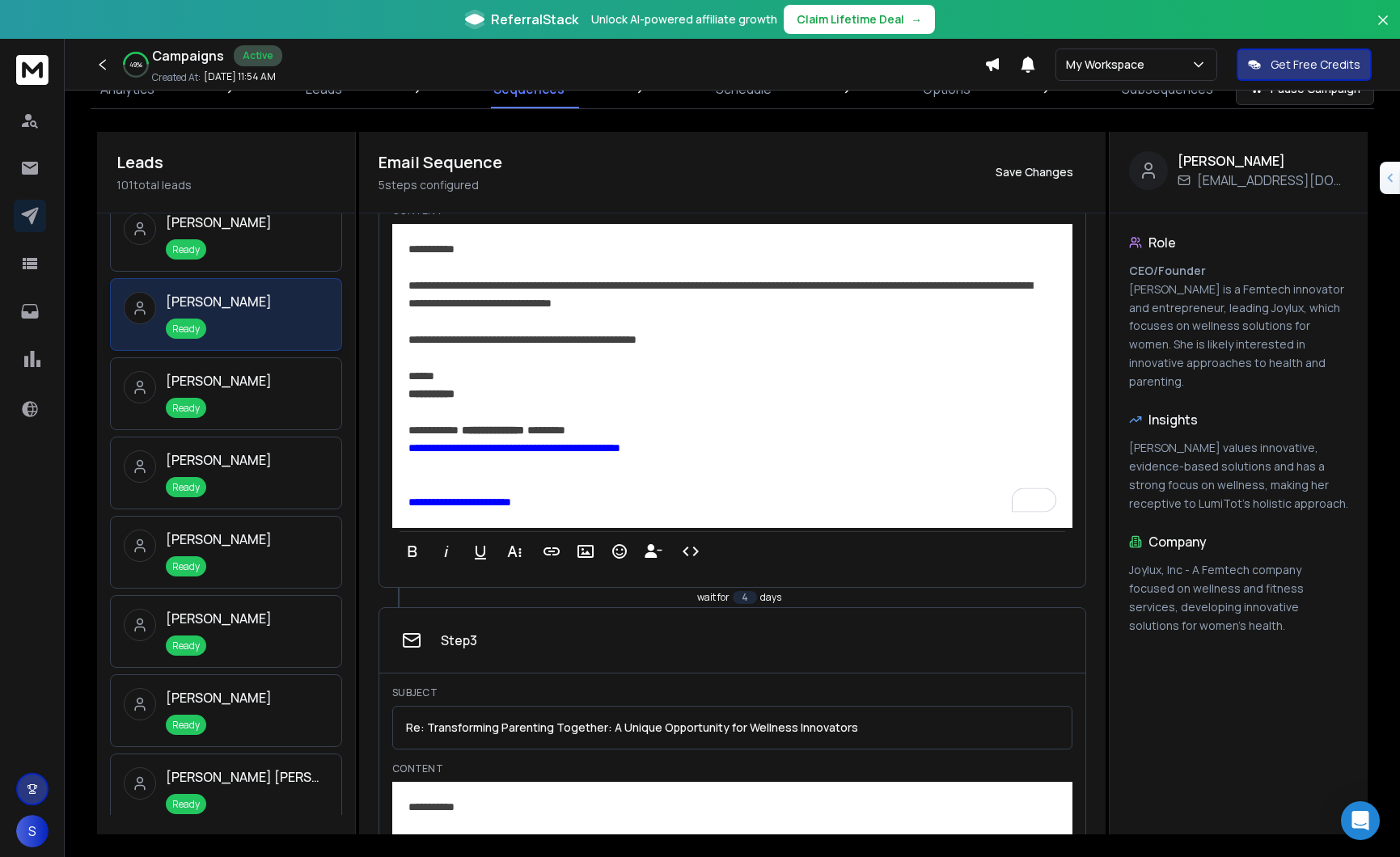
click at [454, 484] on div "To enrich screen reader interactions, please activate Accessibility in Grammarl…" at bounding box center [732, 485] width 648 height 18
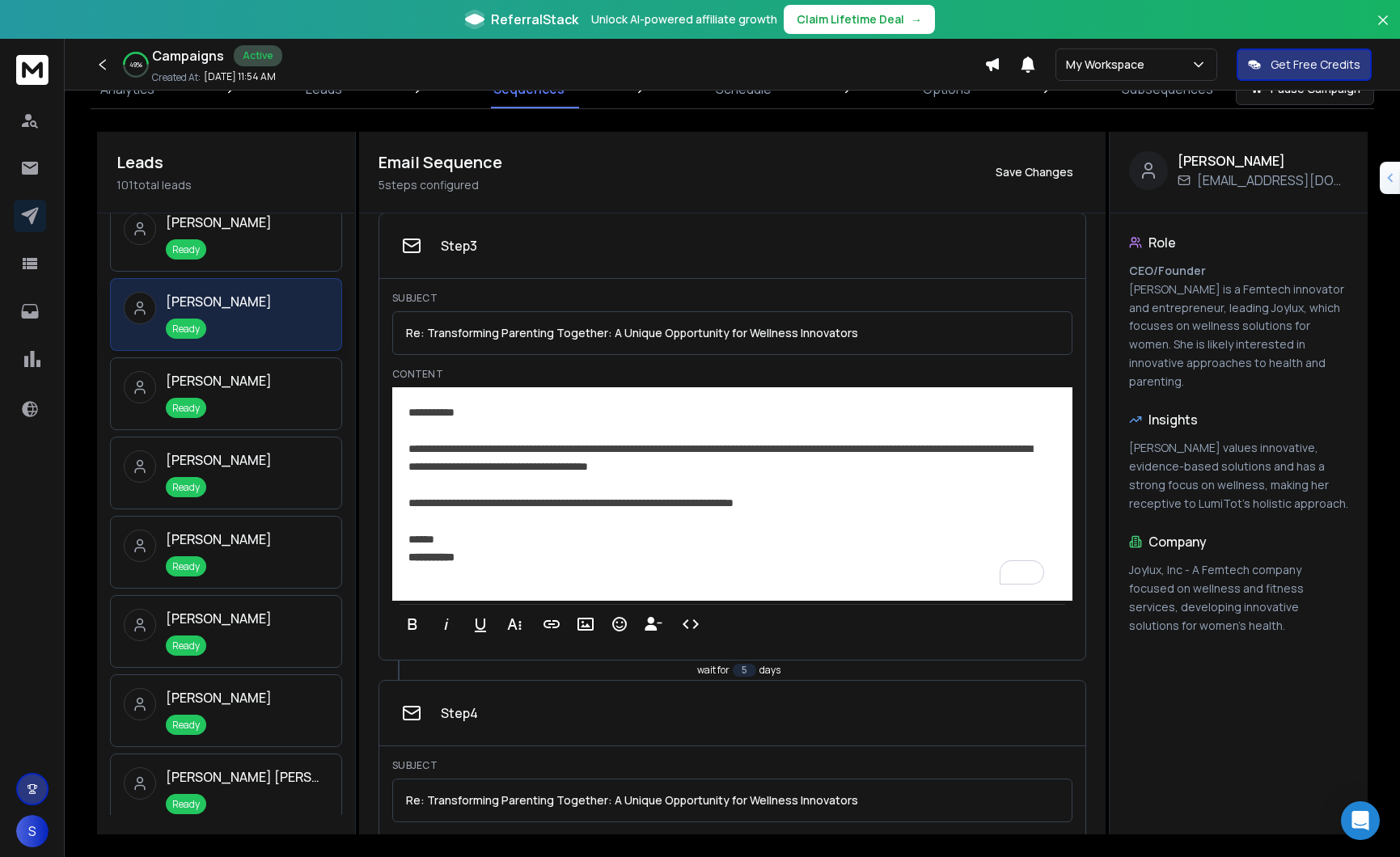
scroll to position [1267, 0]
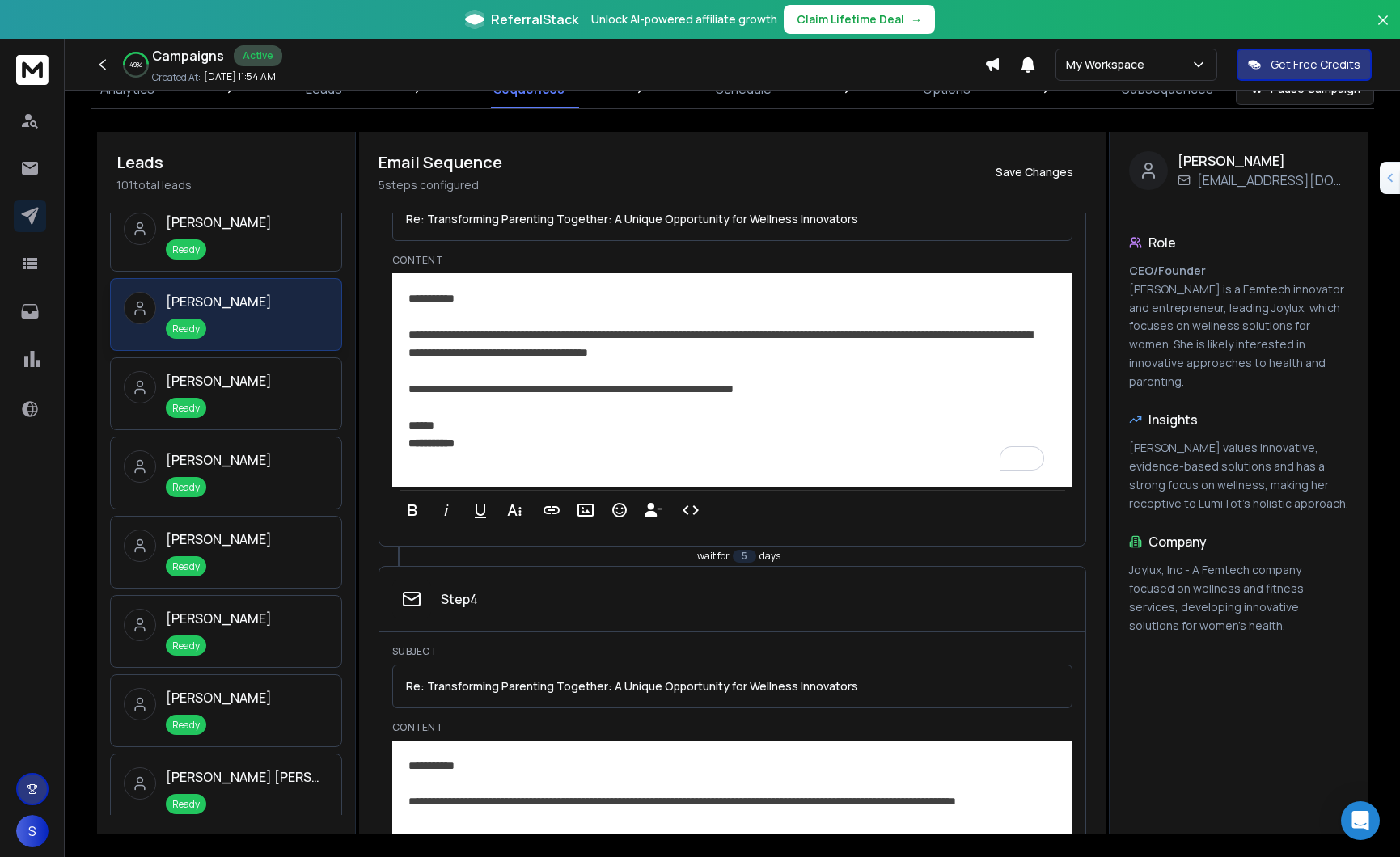
click at [469, 466] on div "To enrich screen reader interactions, please activate Accessibility in Grammarl…" at bounding box center [732, 461] width 648 height 18
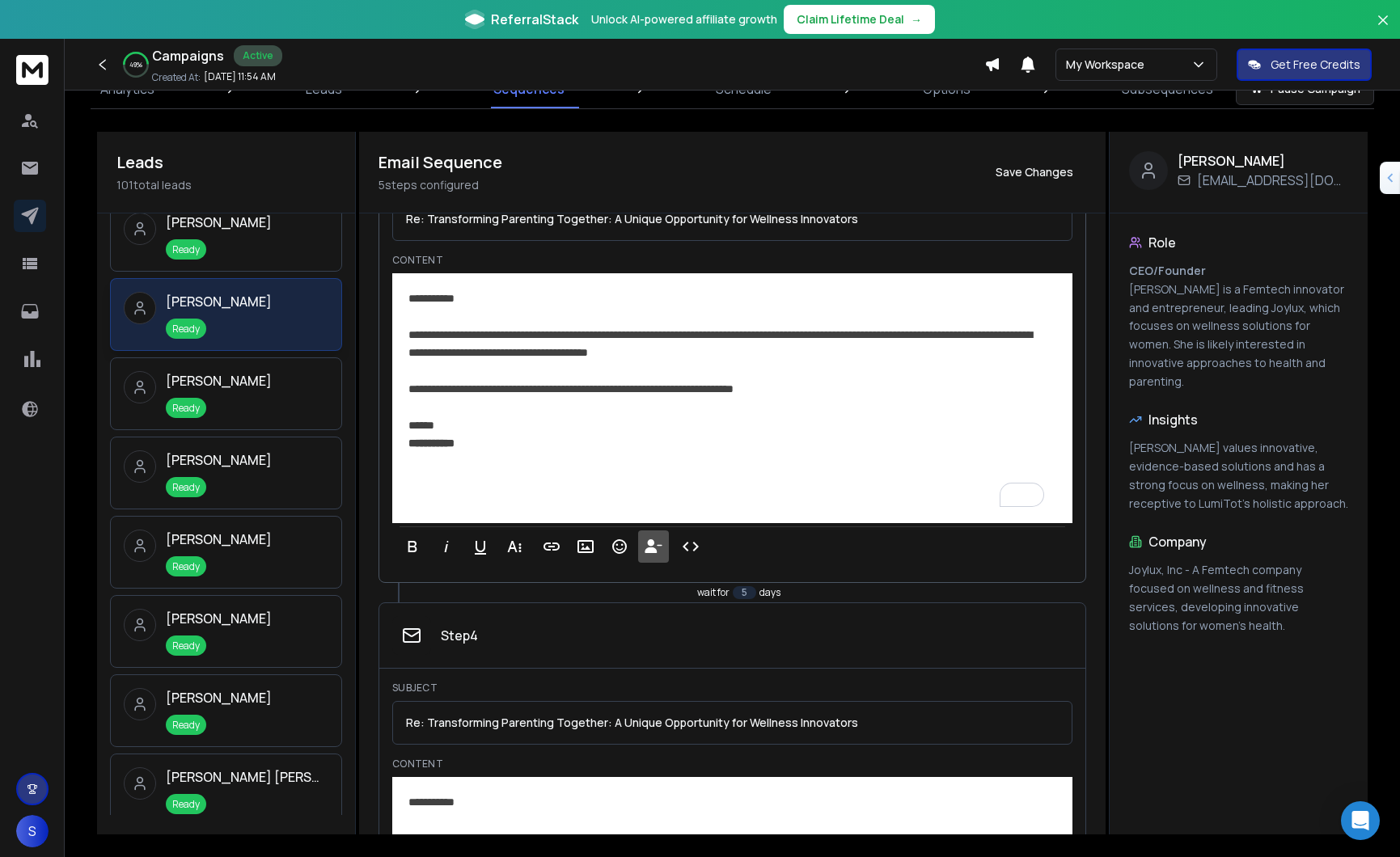
click at [662, 539] on button "Insert Unsubscribe Link" at bounding box center [654, 547] width 31 height 32
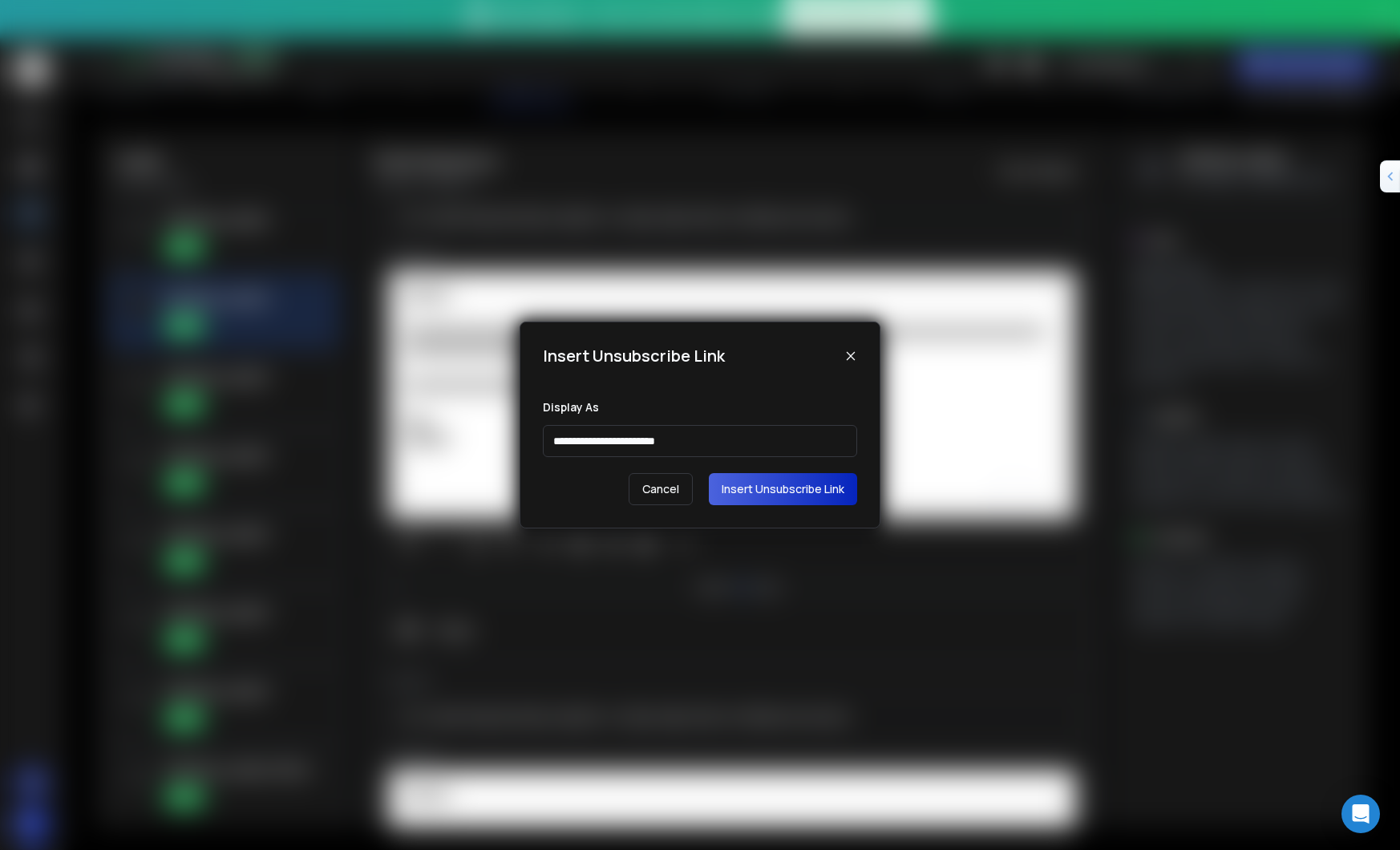
click at [748, 490] on button "Insert Unsubscribe Link" at bounding box center [783, 490] width 148 height 32
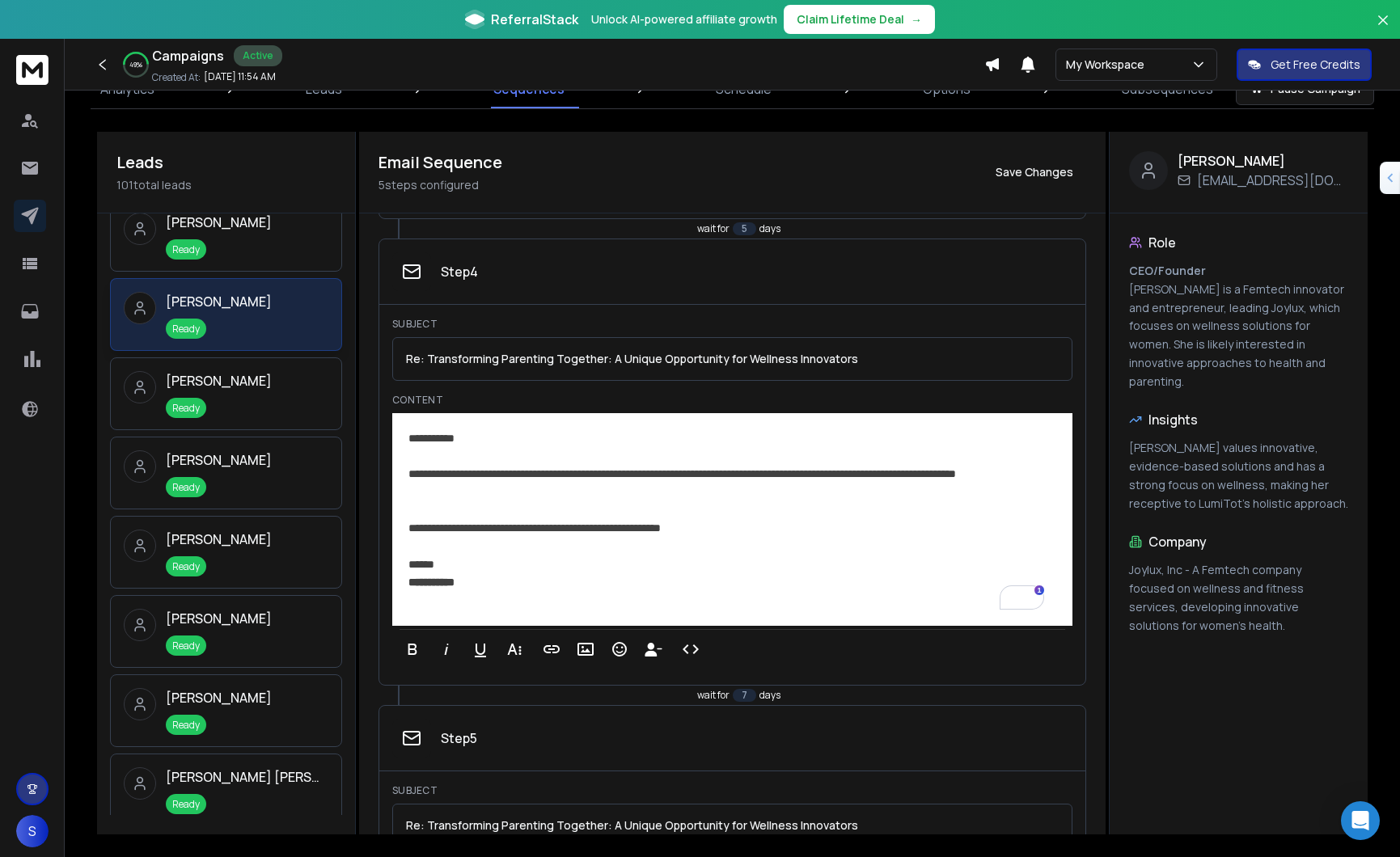
scroll to position [1642, 0]
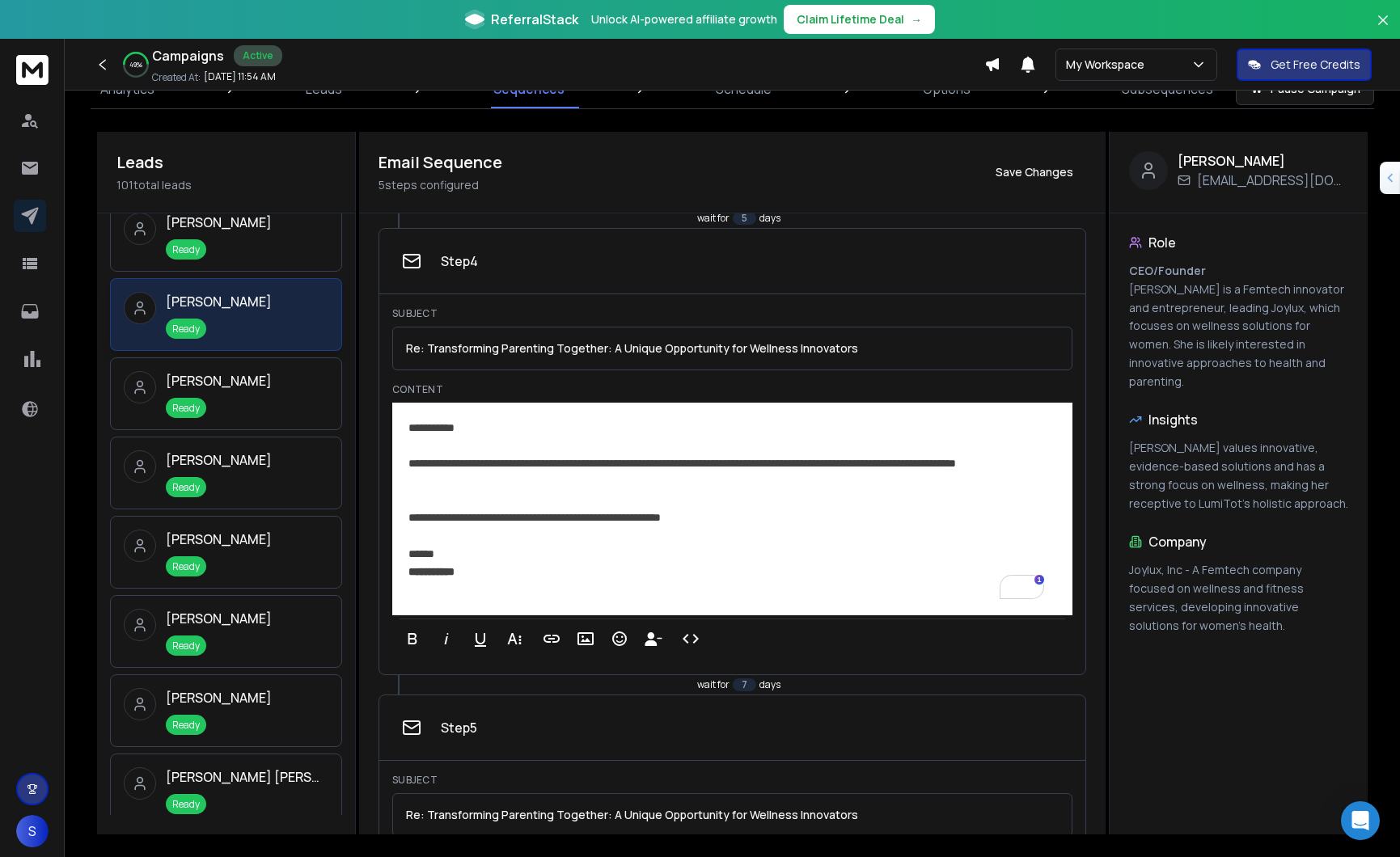
click at [472, 601] on div "**********" at bounding box center [732, 510] width 681 height 214
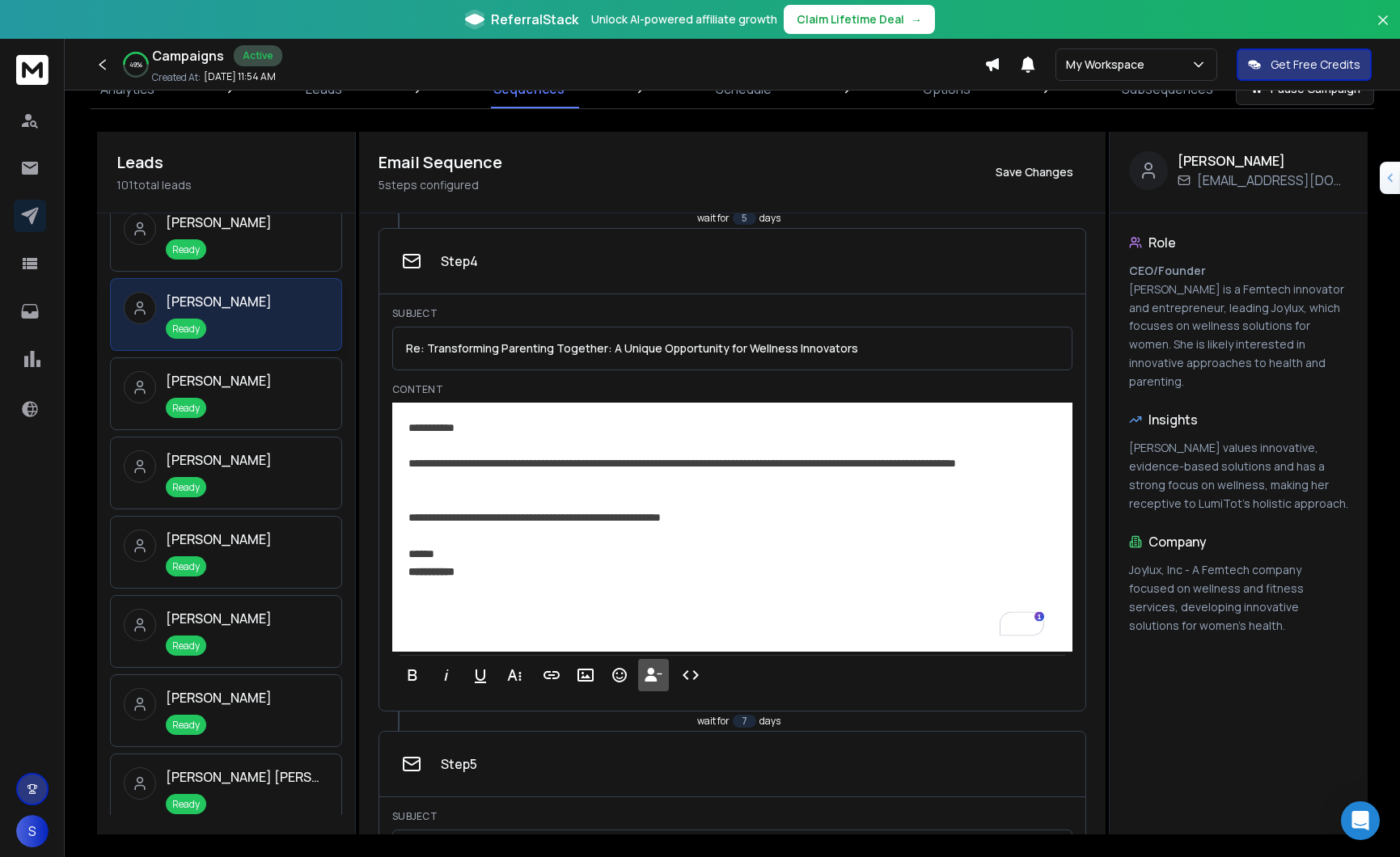
click at [648, 680] on icon "button" at bounding box center [653, 675] width 17 height 14
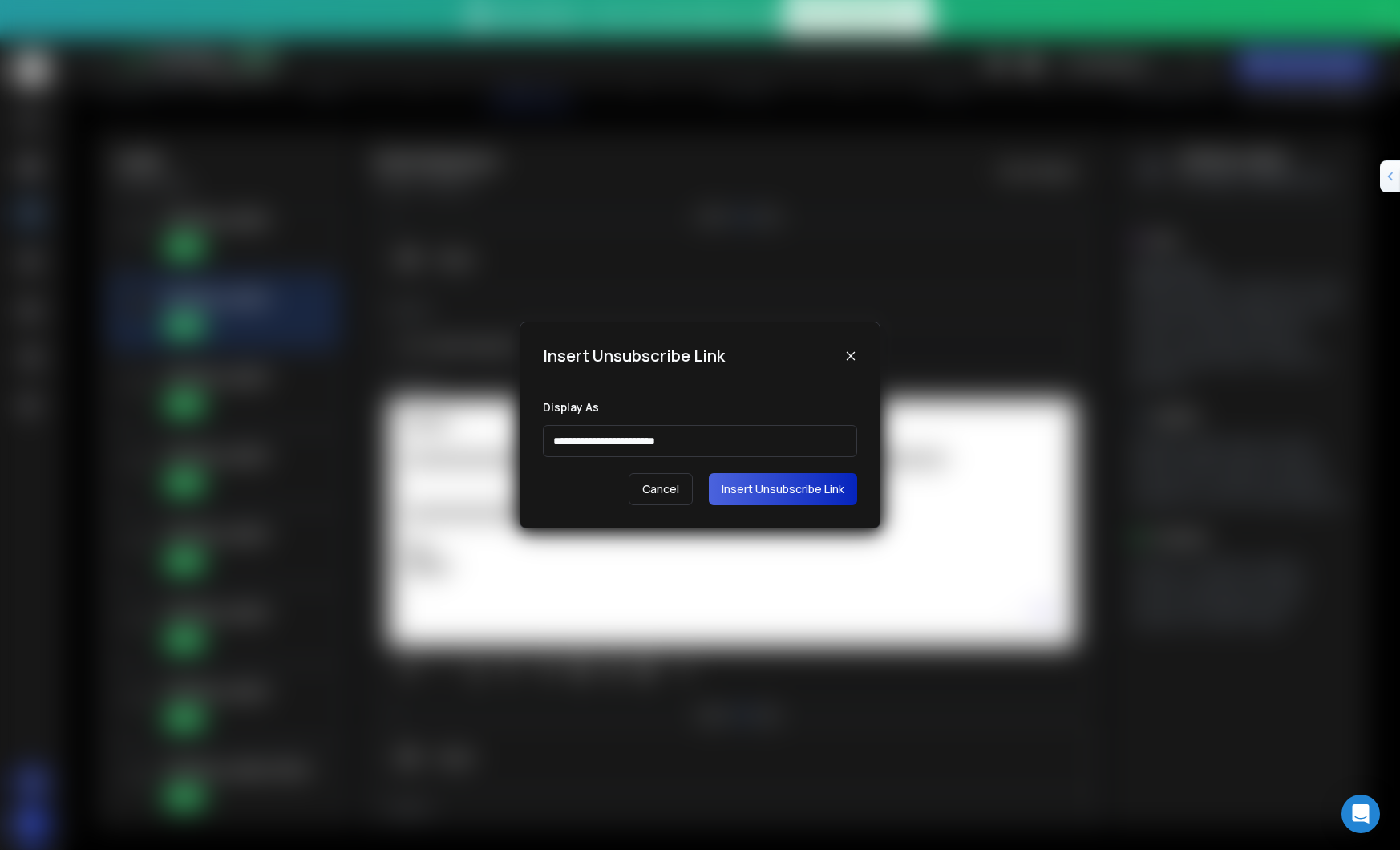
click at [768, 468] on div "**********" at bounding box center [700, 453] width 314 height 106
click at [766, 475] on button "Insert Unsubscribe Link" at bounding box center [783, 490] width 148 height 32
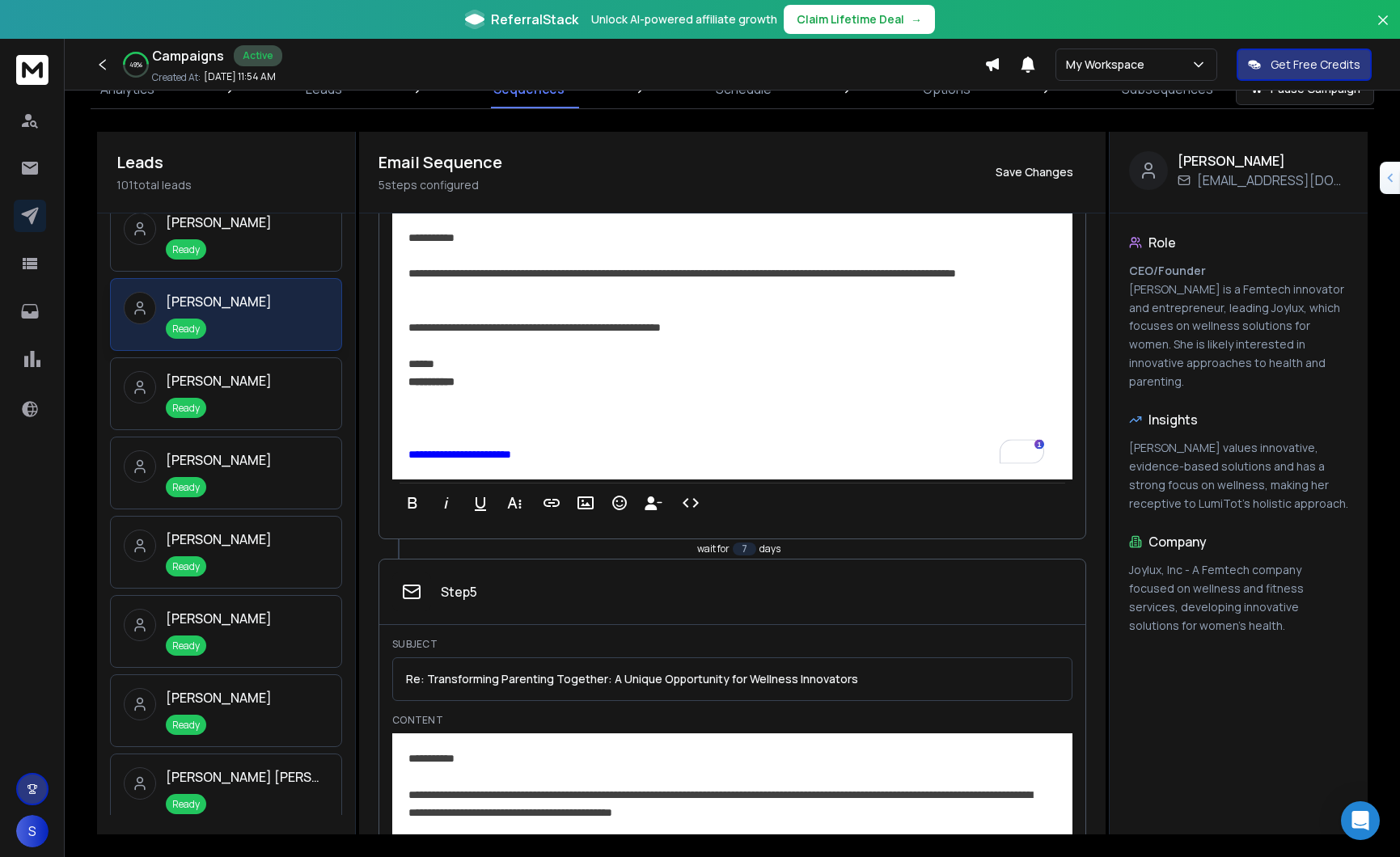
scroll to position [2026, 0]
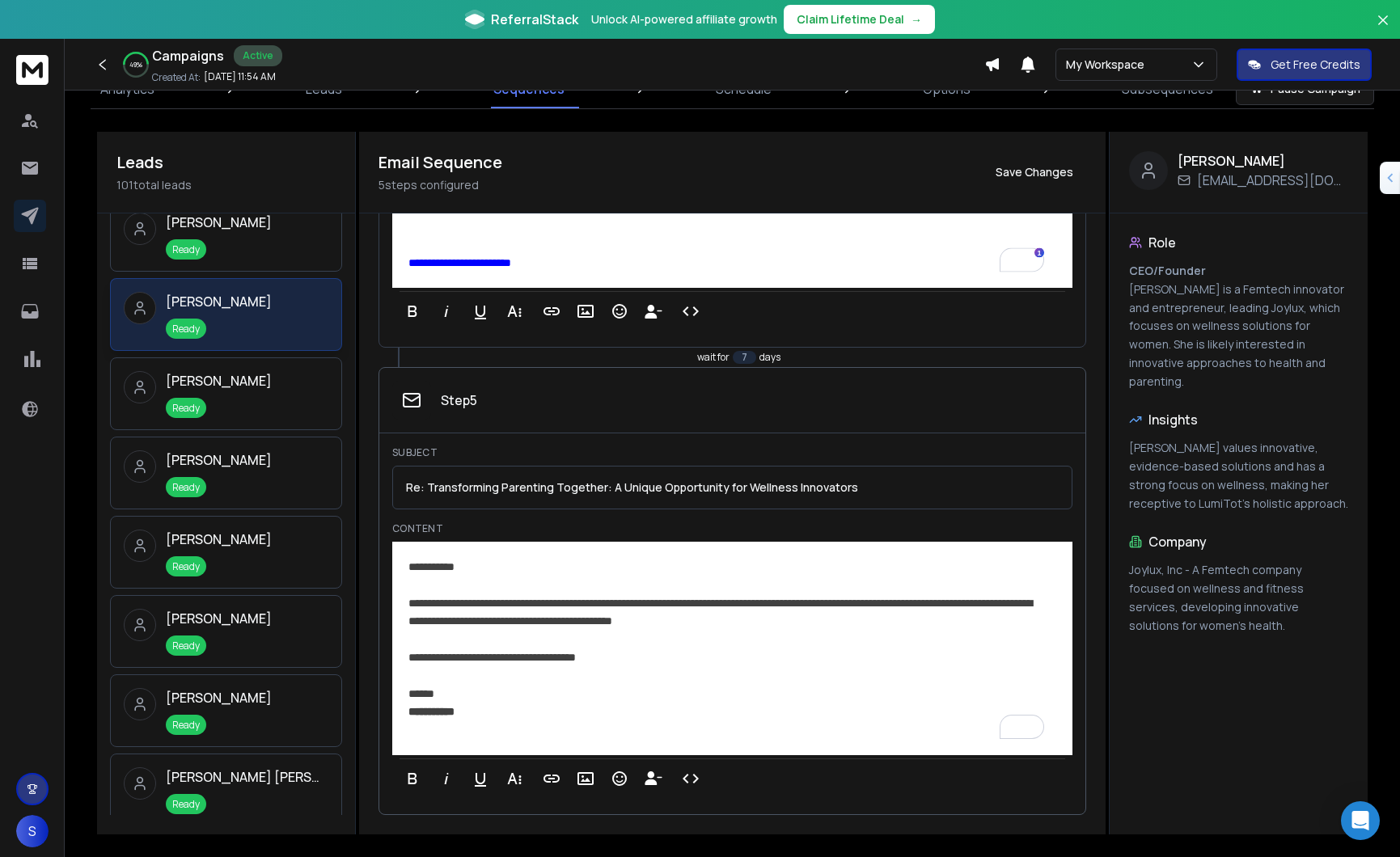
click at [493, 736] on div "To enrich screen reader interactions, please activate Accessibility in Grammarl…" at bounding box center [732, 730] width 648 height 18
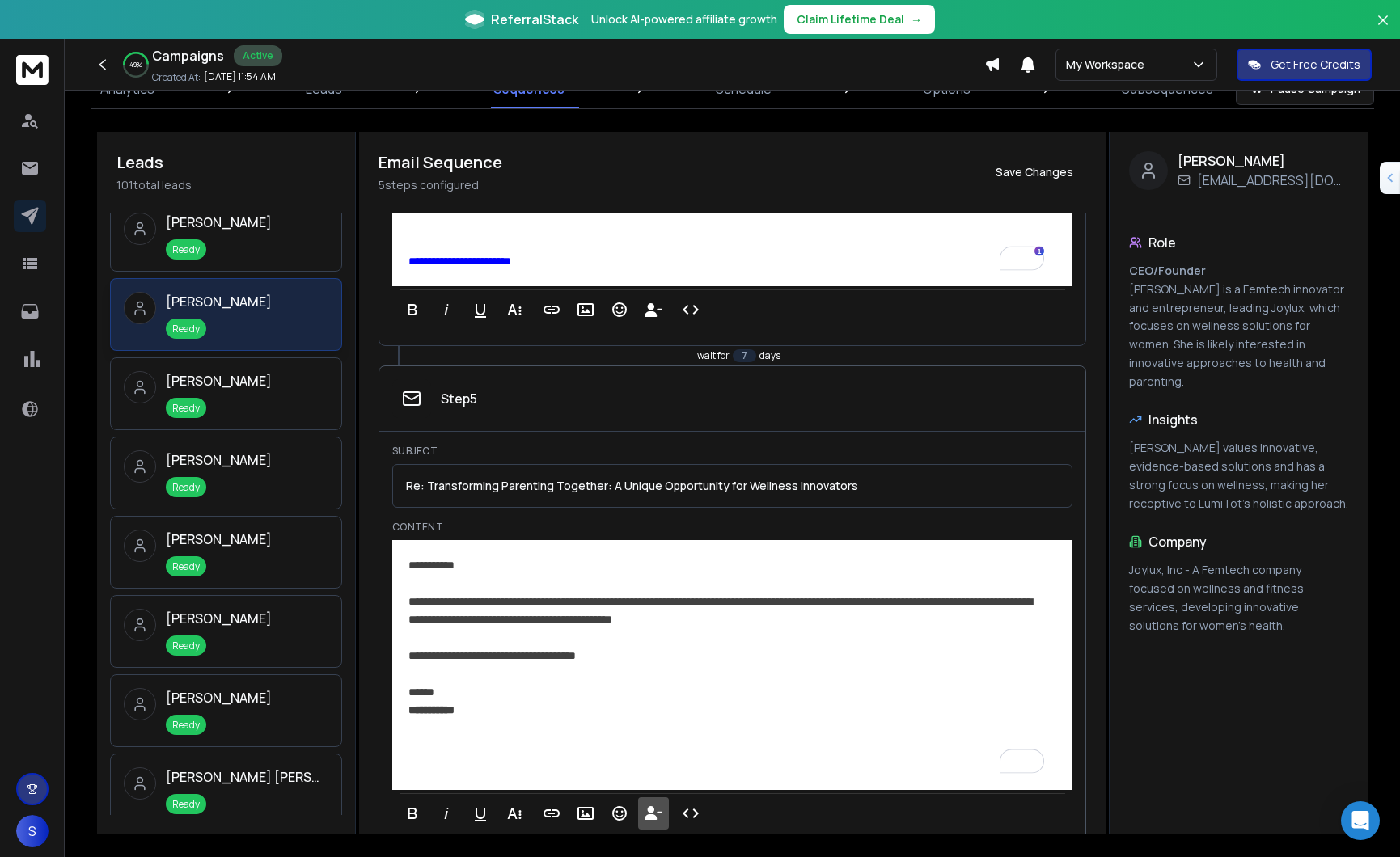
click at [644, 808] on icon "button" at bounding box center [654, 813] width 19 height 14
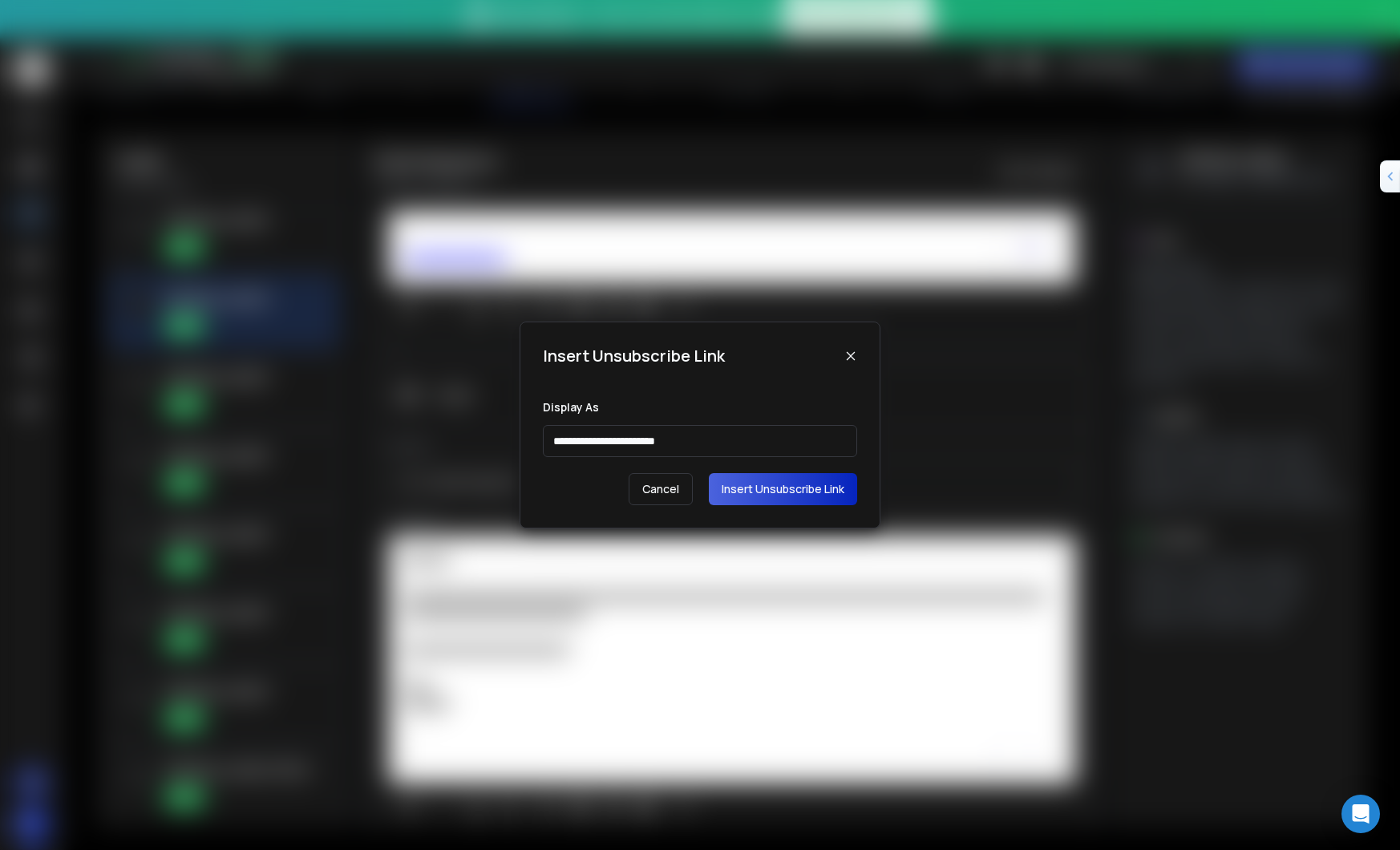
click at [763, 490] on button "Insert Unsubscribe Link" at bounding box center [783, 490] width 148 height 32
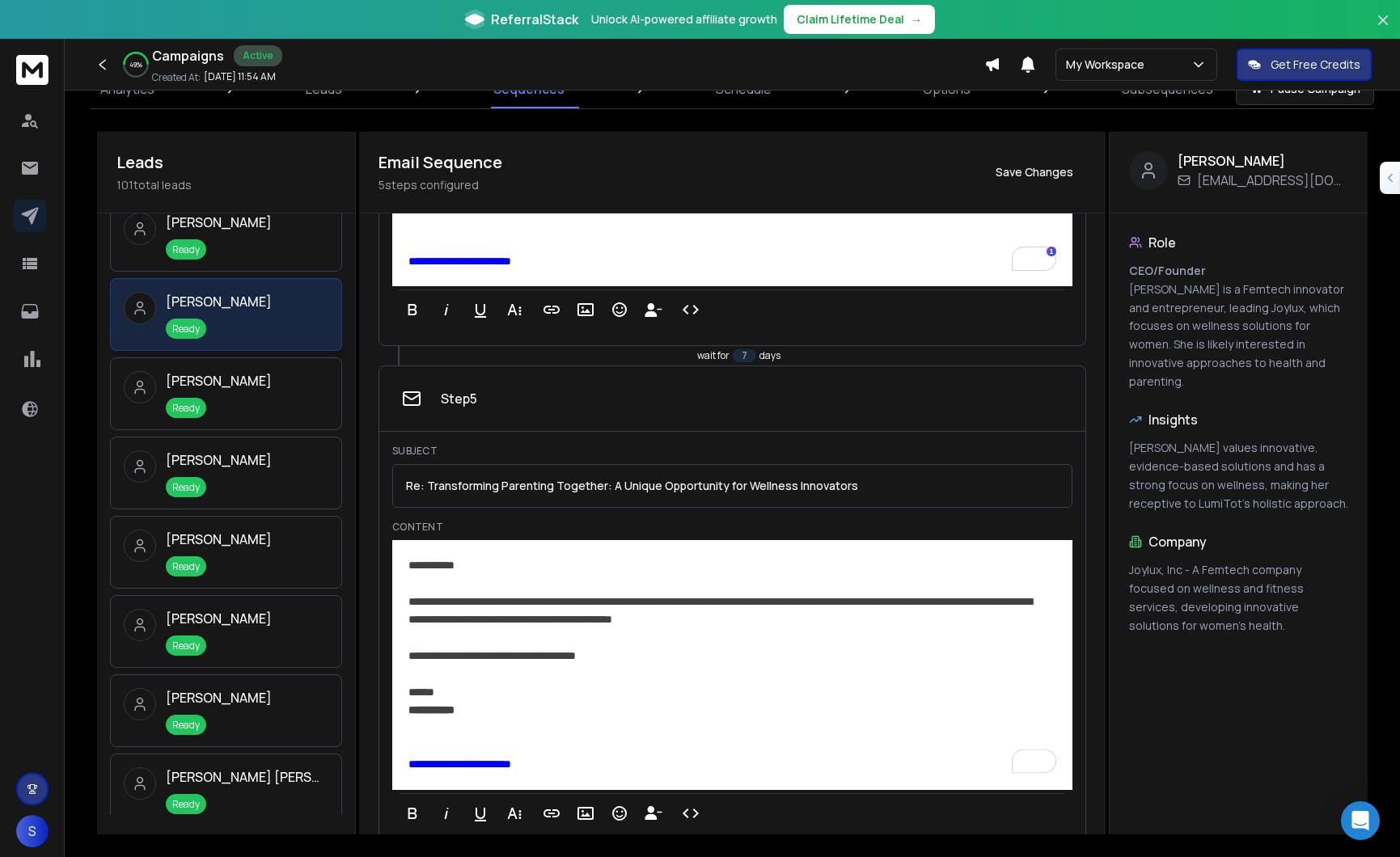
click at [1016, 185] on button "Save Changes" at bounding box center [1034, 172] width 104 height 32
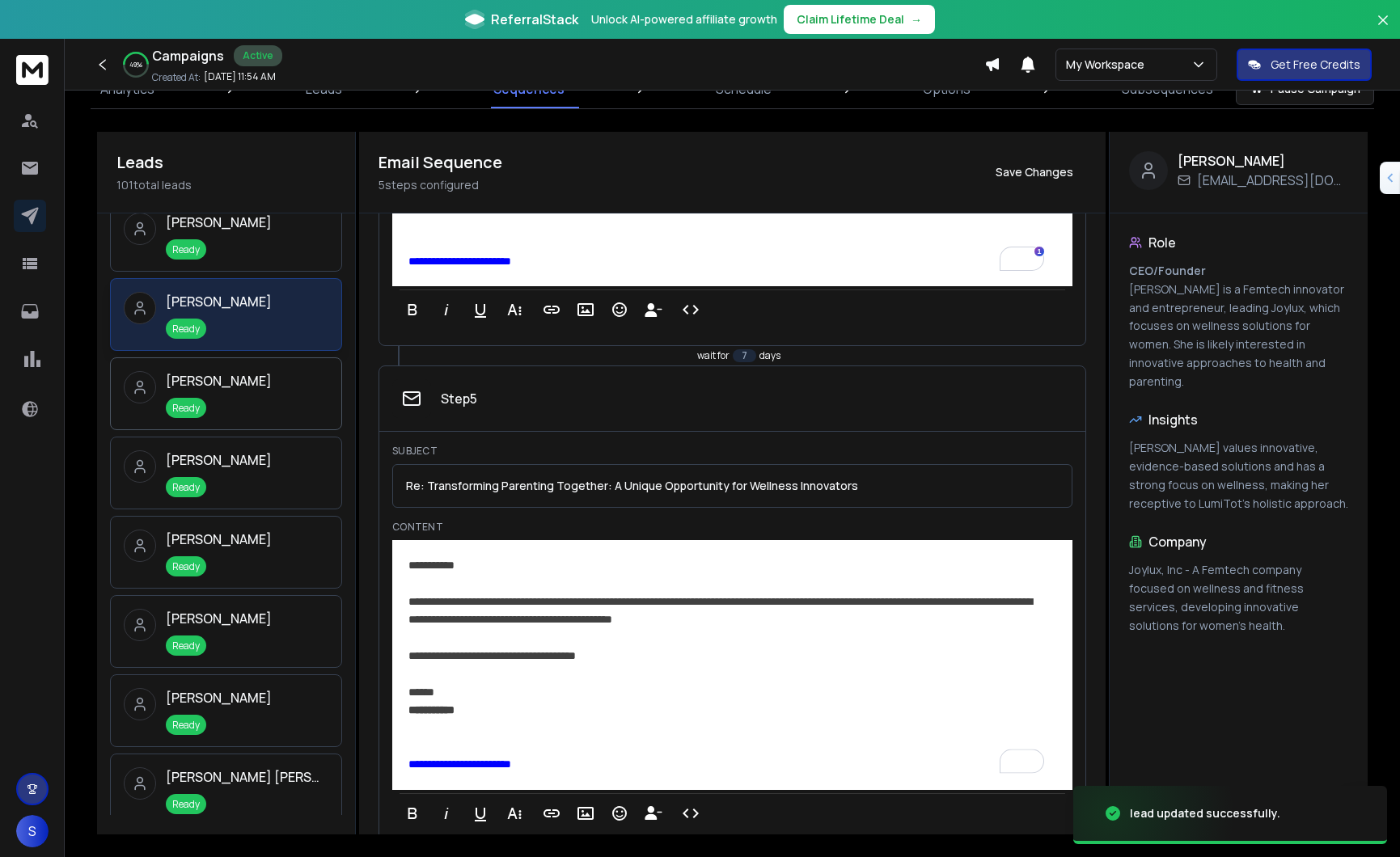
click at [265, 391] on div "[PERSON_NAME] Ready" at bounding box center [247, 394] width 163 height 45
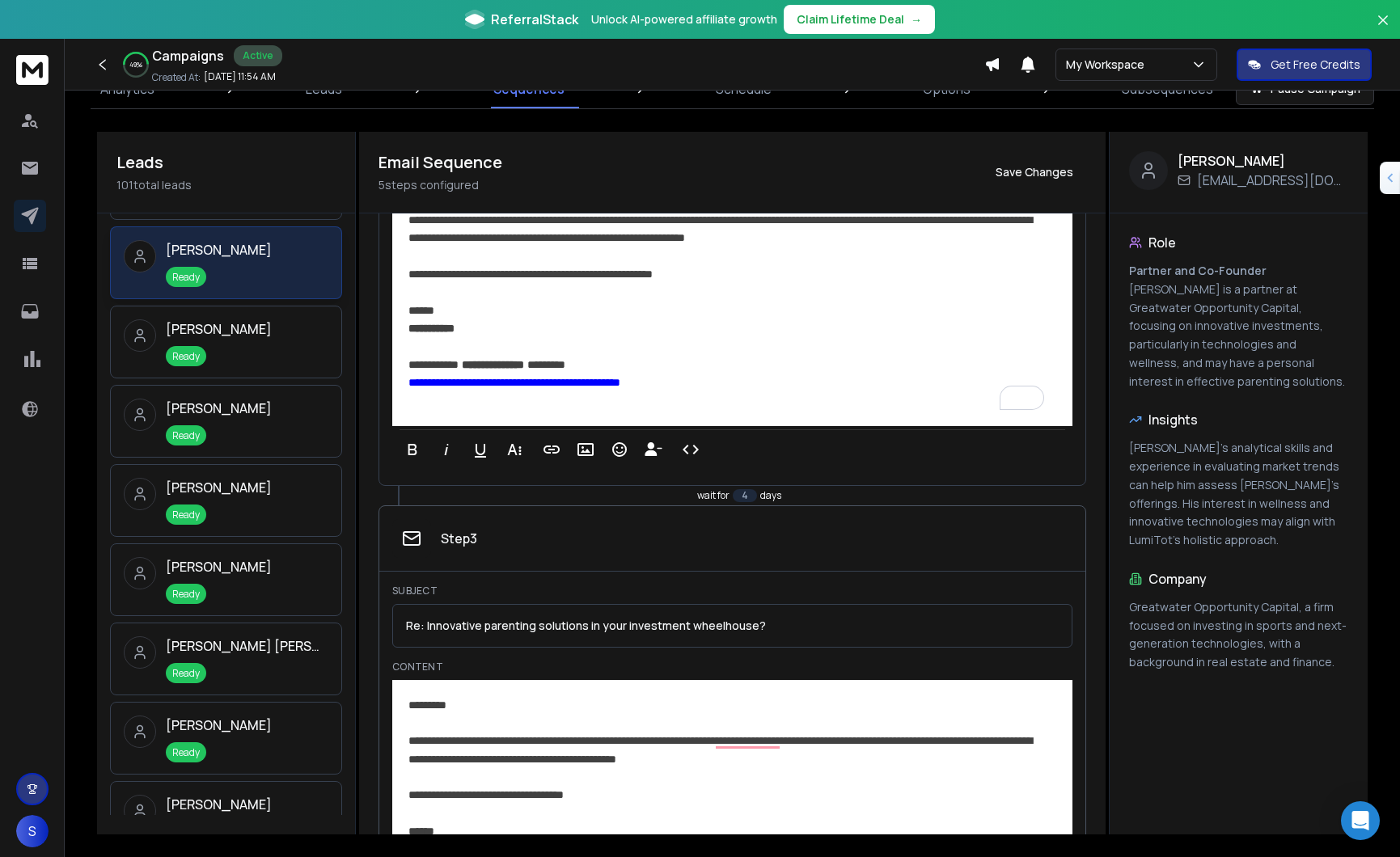
scroll to position [812, 0]
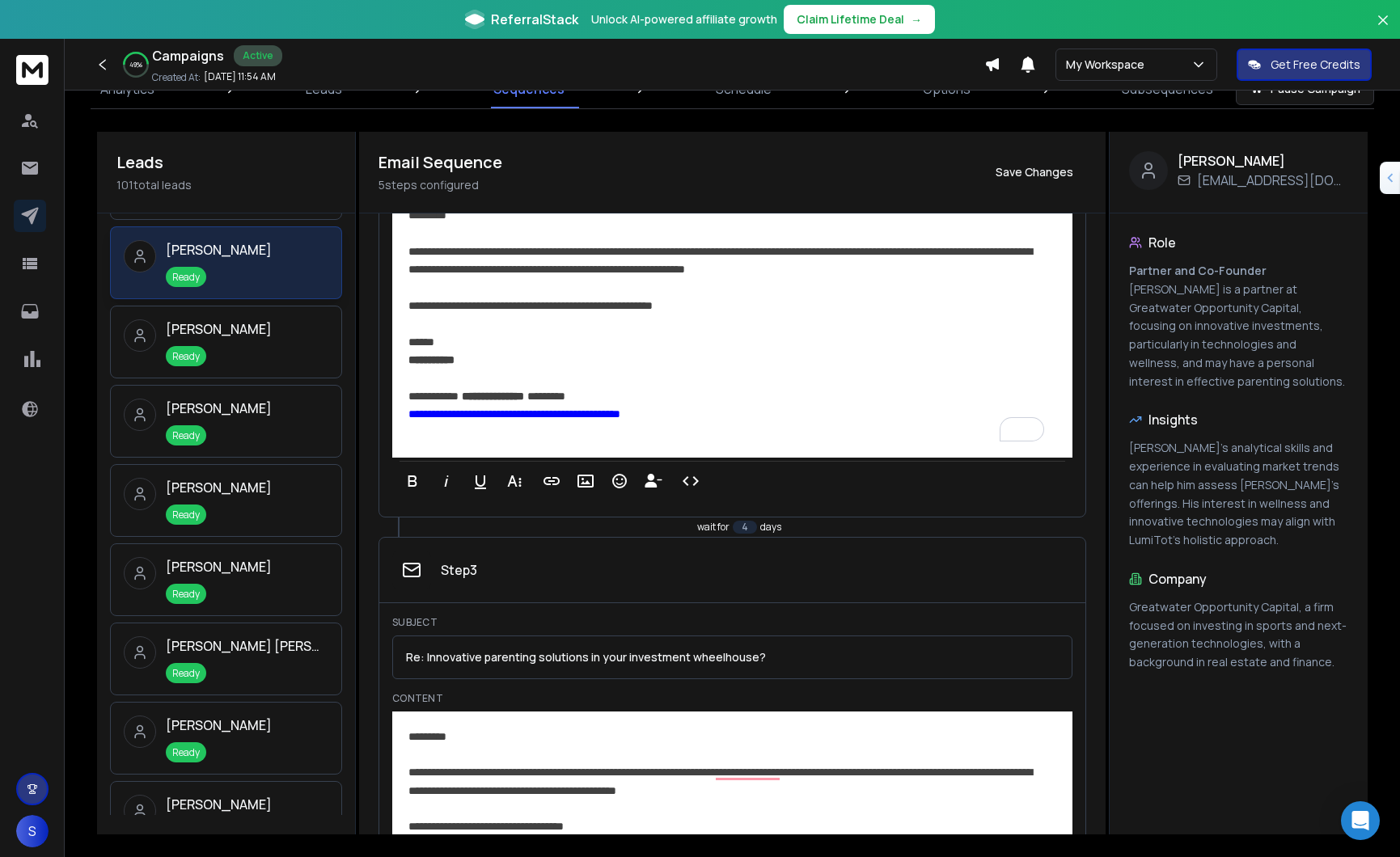
click at [490, 450] on div "**********" at bounding box center [732, 324] width 681 height 268
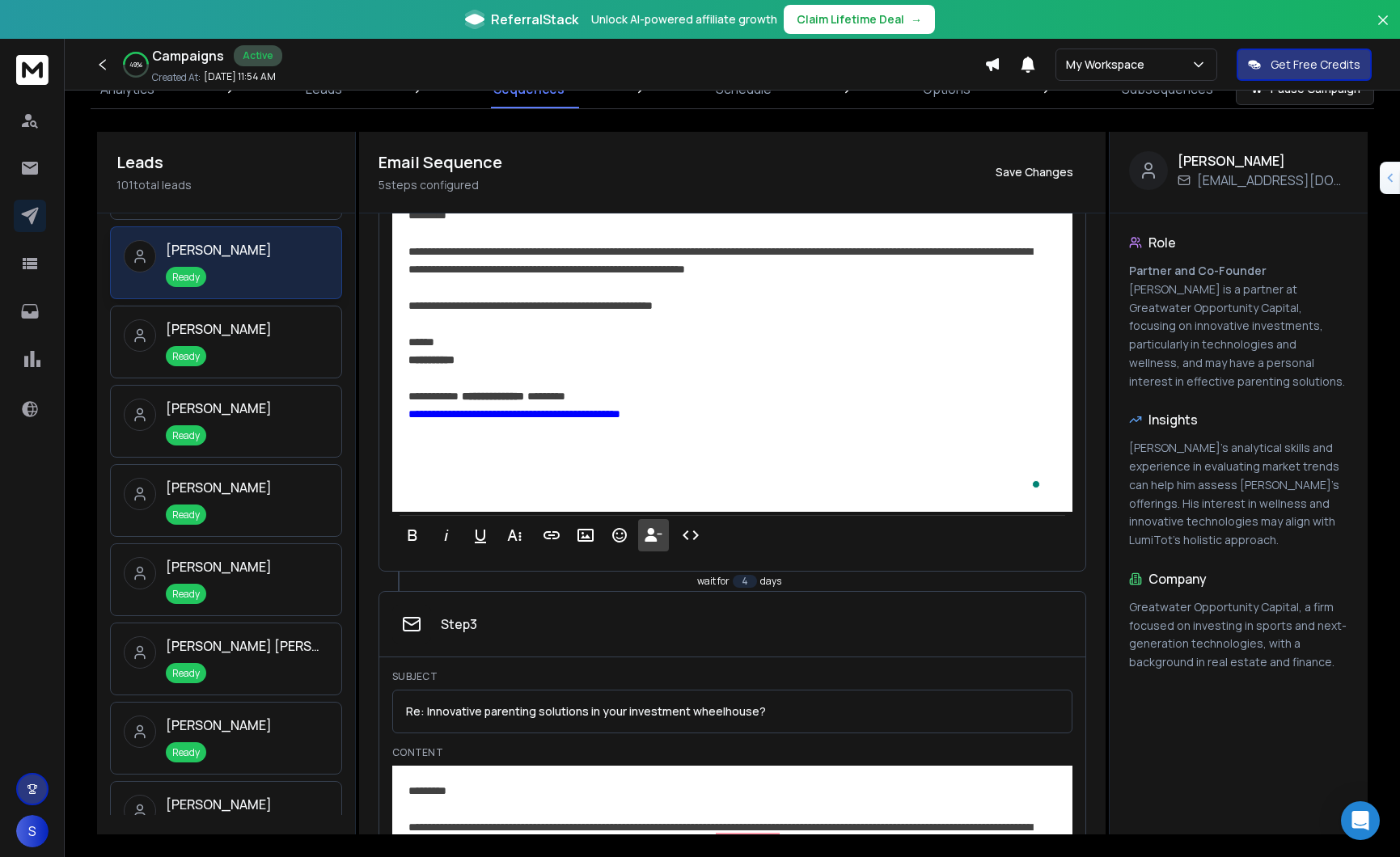
click at [663, 530] on icon "button" at bounding box center [654, 535] width 19 height 14
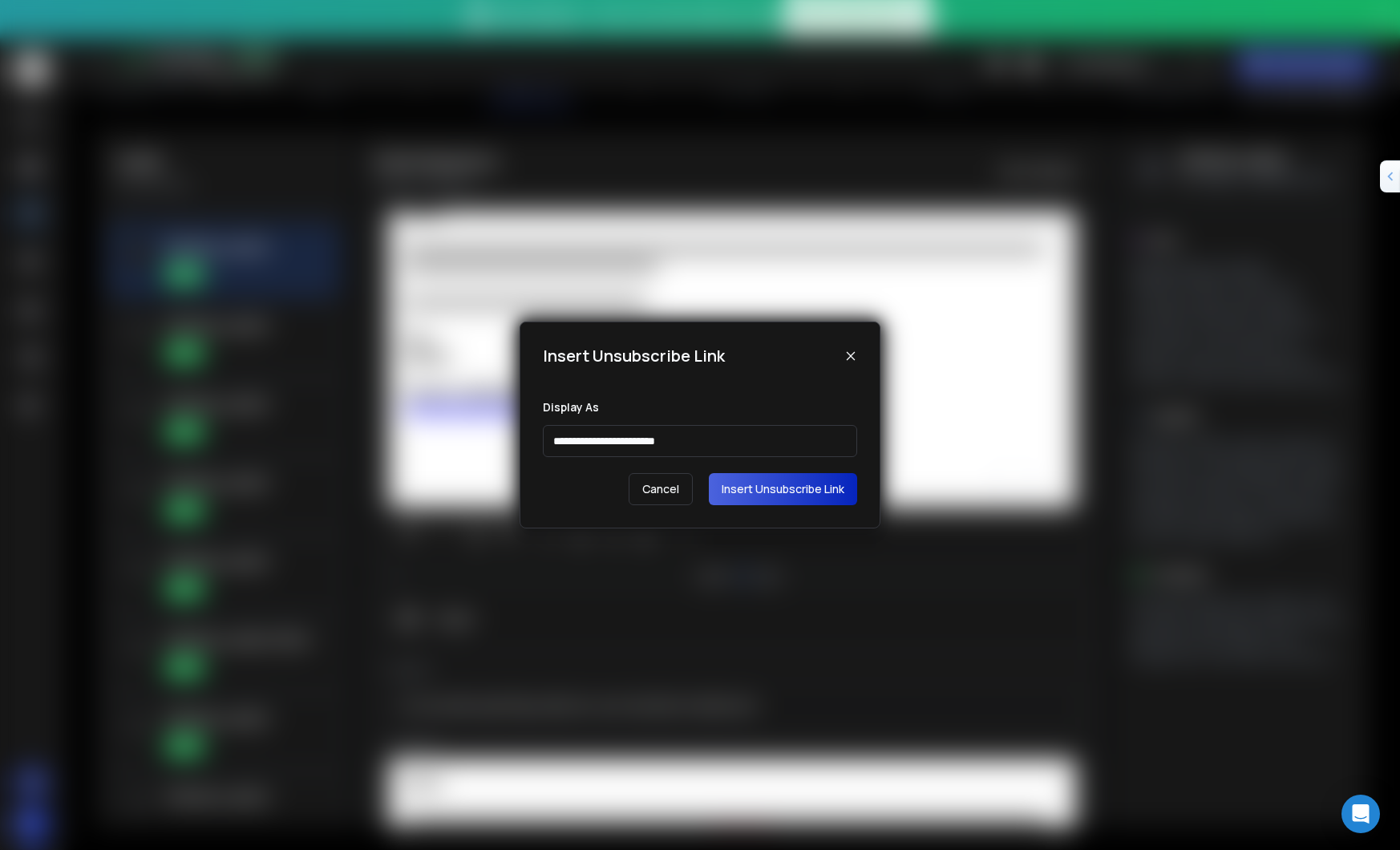
click at [765, 498] on button "Insert Unsubscribe Link" at bounding box center [783, 490] width 148 height 32
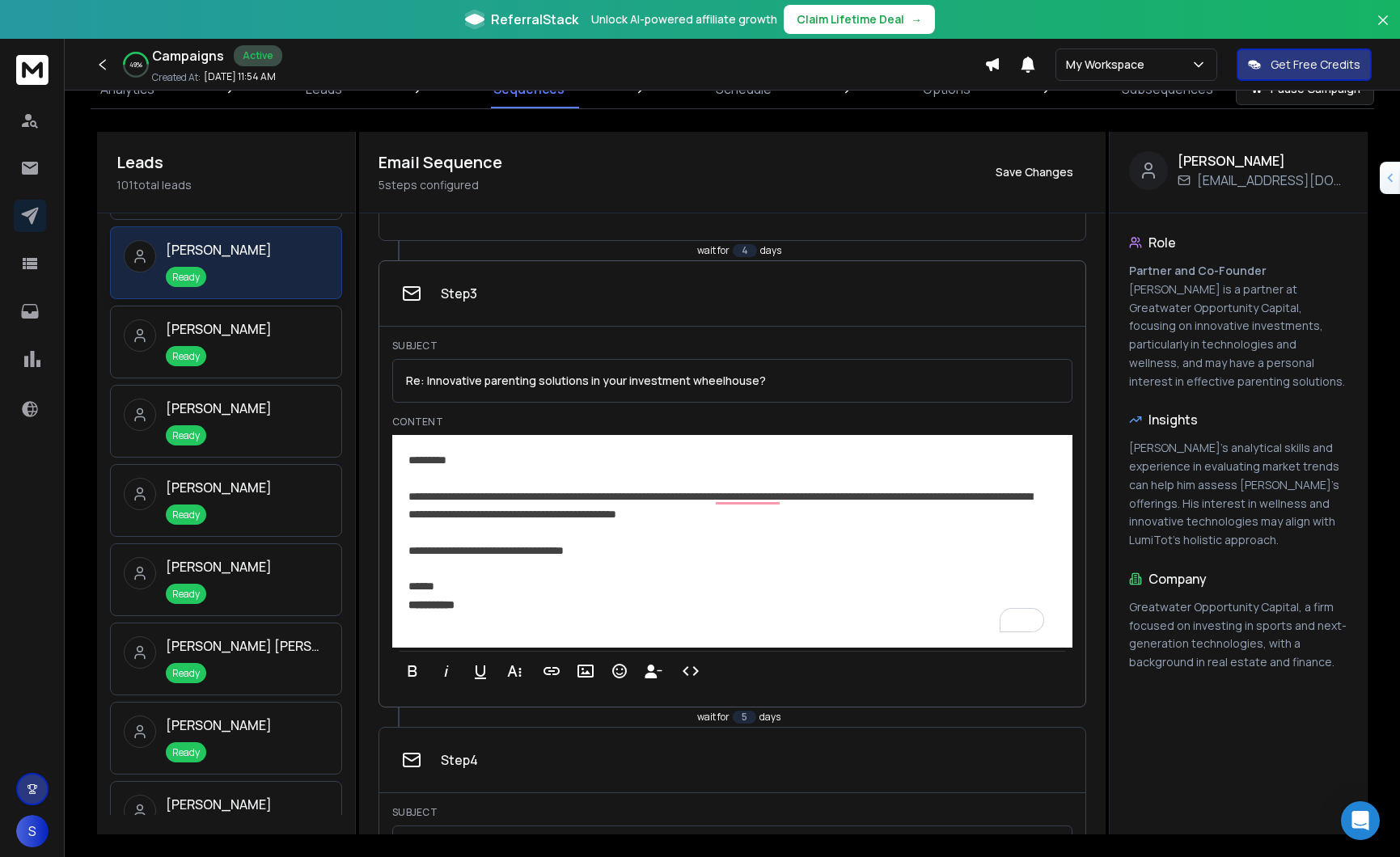
scroll to position [1163, 0]
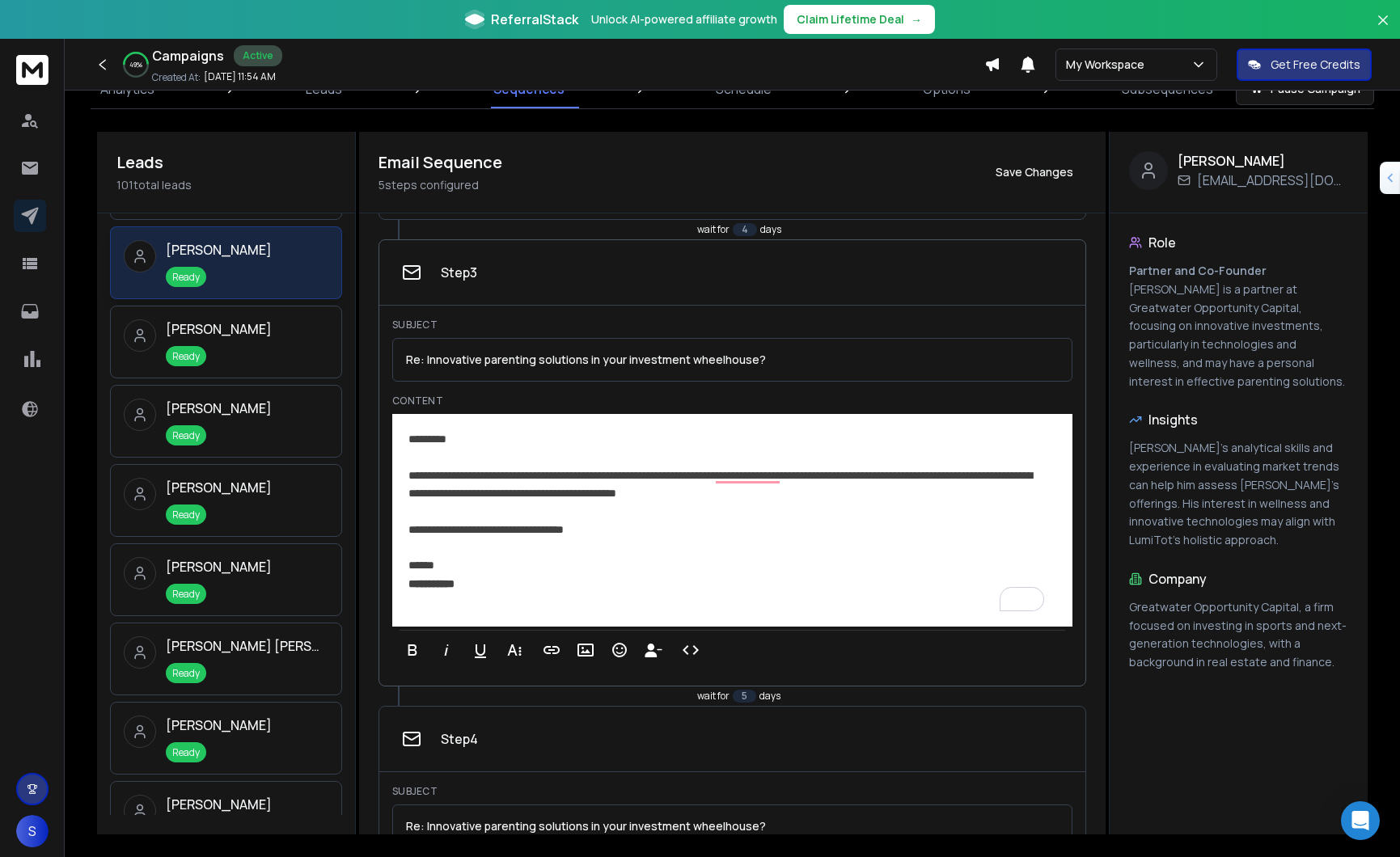
click at [480, 603] on div "To enrich screen reader interactions, please activate Accessibility in Grammarl…" at bounding box center [732, 602] width 648 height 18
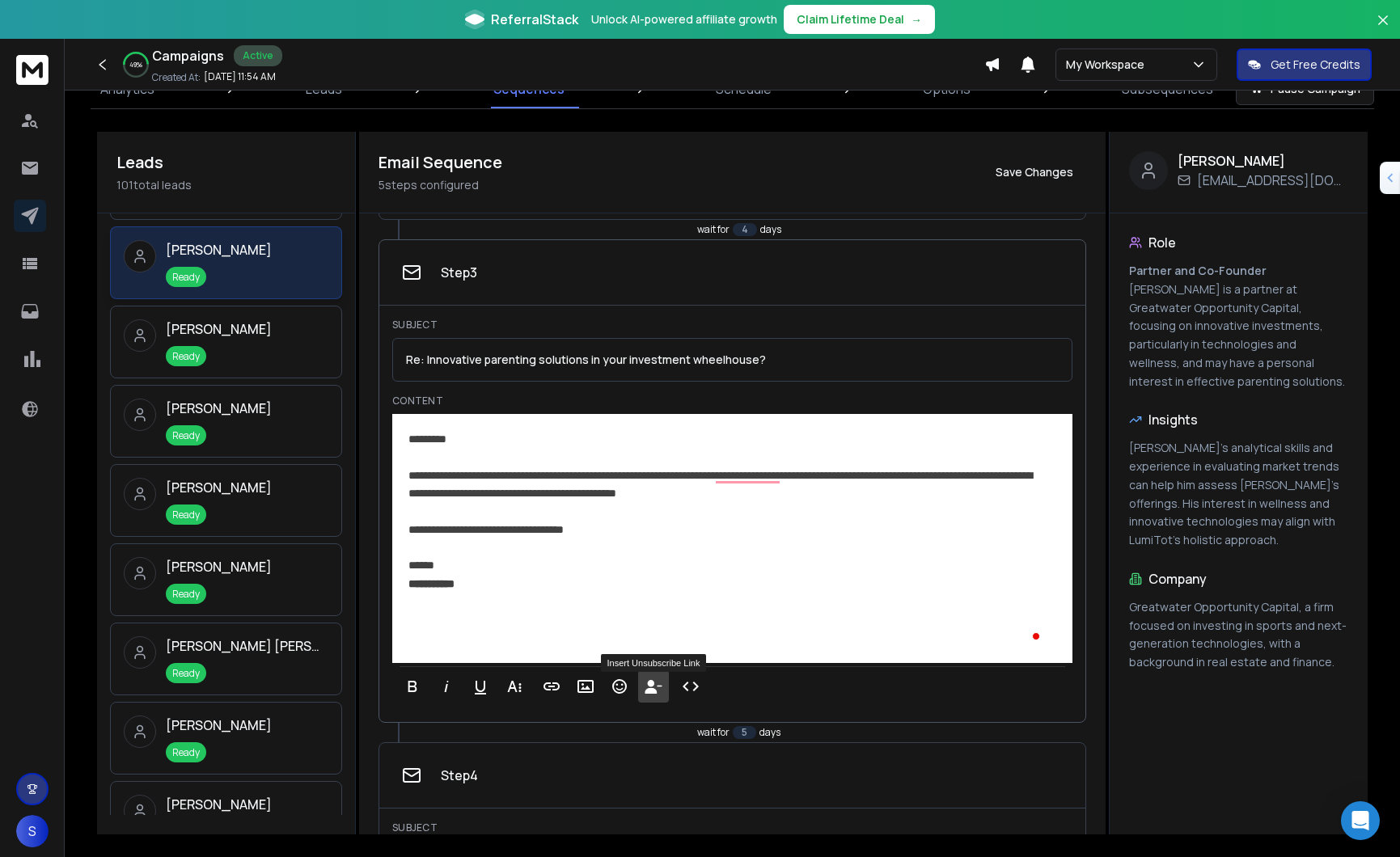
click at [653, 685] on icon "button" at bounding box center [653, 687] width 17 height 14
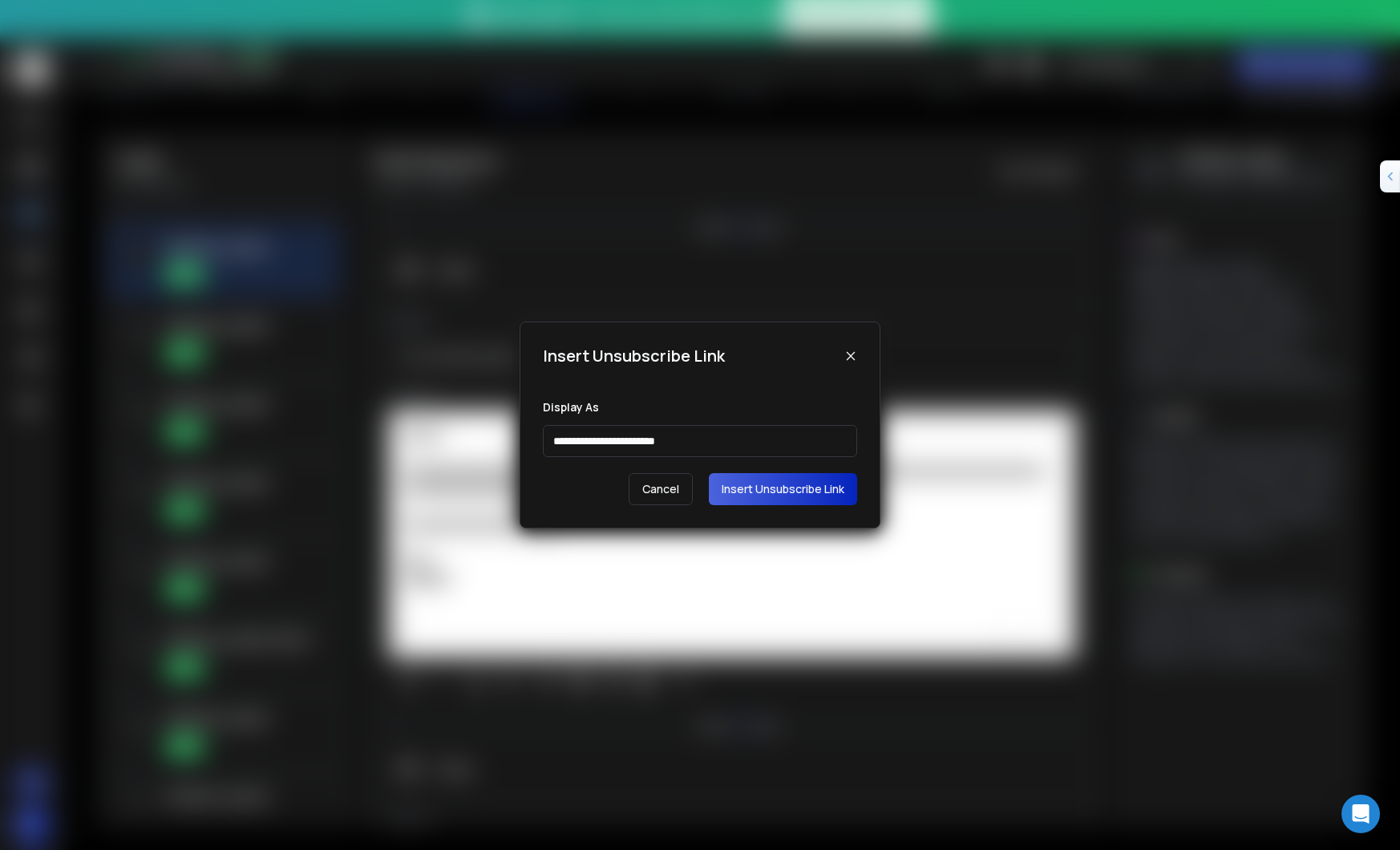
drag, startPoint x: 735, startPoint y: 505, endPoint x: 714, endPoint y: 531, distance: 33.4
click at [736, 503] on button "Insert Unsubscribe Link" at bounding box center [783, 490] width 148 height 32
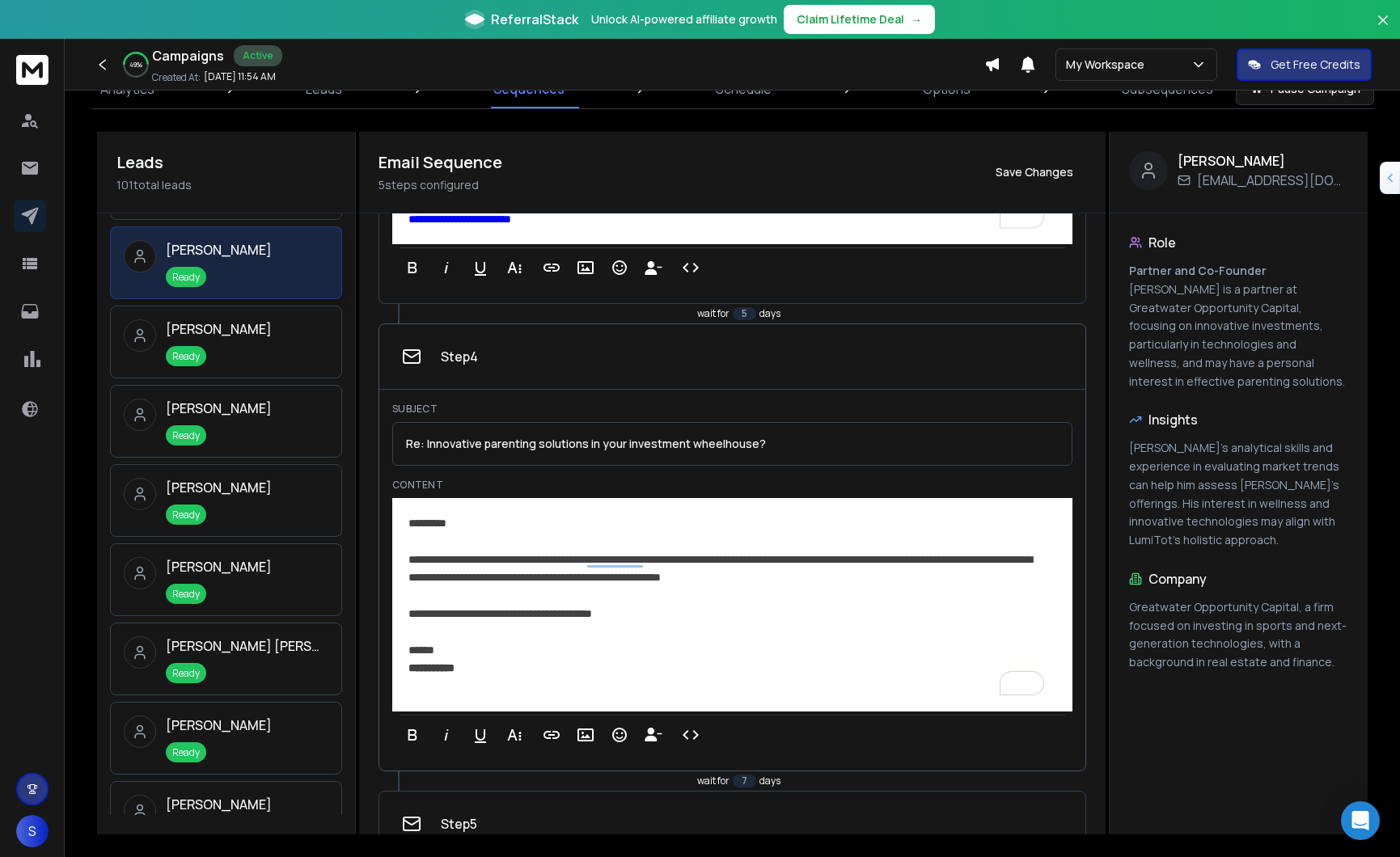
scroll to position [1688, 0]
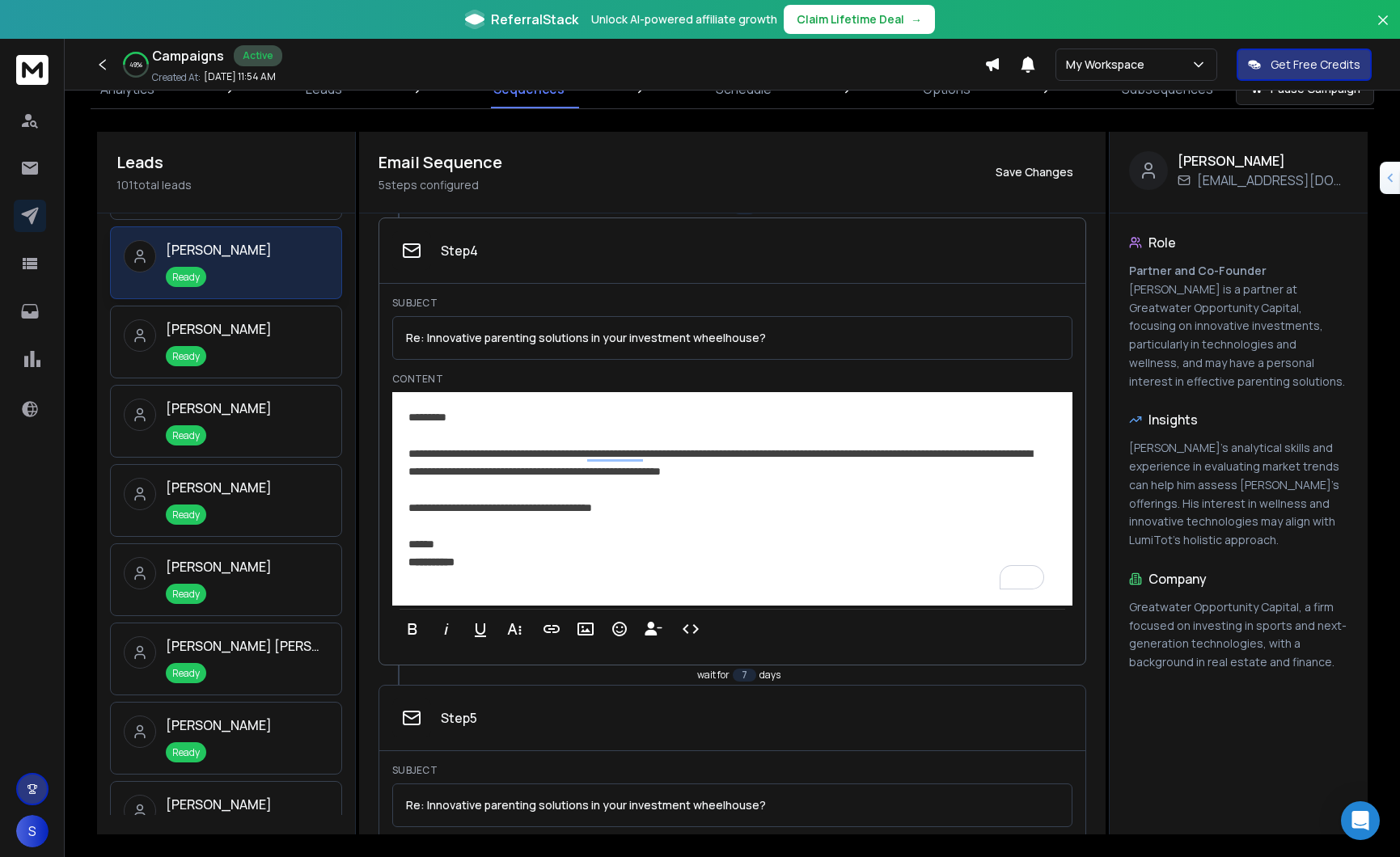
click at [476, 585] on div "To enrich screen reader interactions, please activate Accessibility in Grammarl…" at bounding box center [732, 580] width 648 height 18
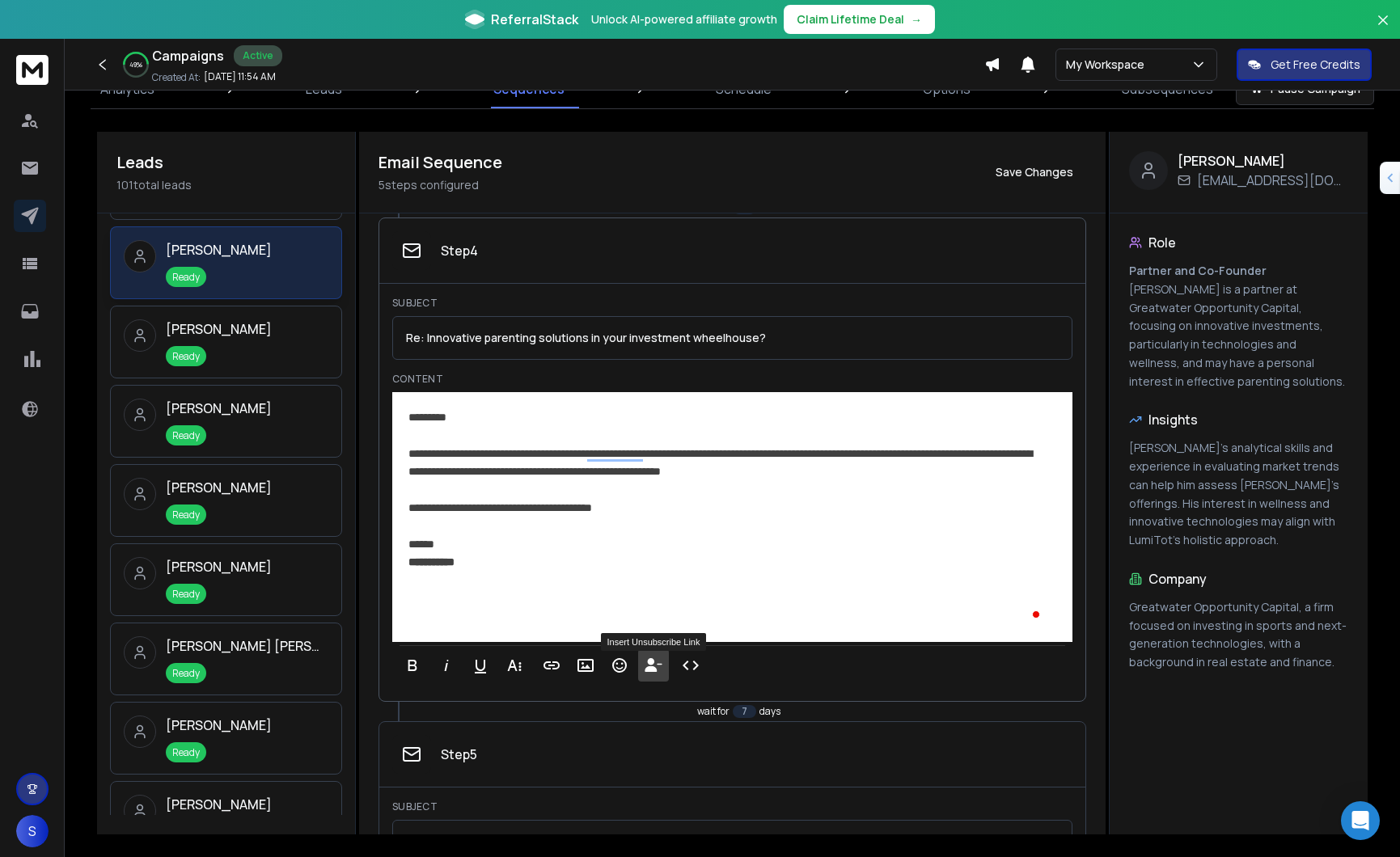
click at [654, 664] on icon "button" at bounding box center [653, 665] width 17 height 14
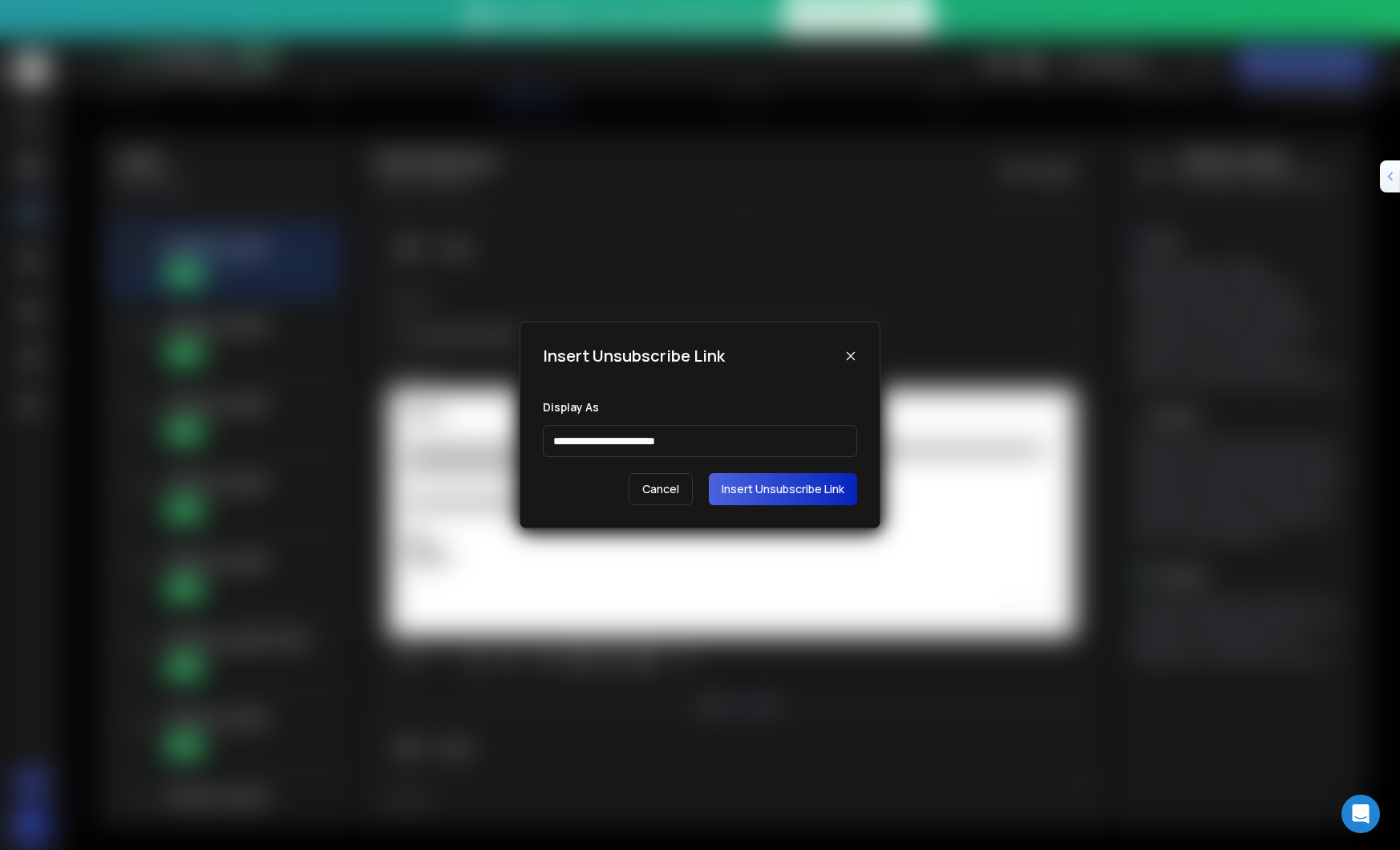
click at [789, 499] on button "Insert Unsubscribe Link" at bounding box center [783, 490] width 148 height 32
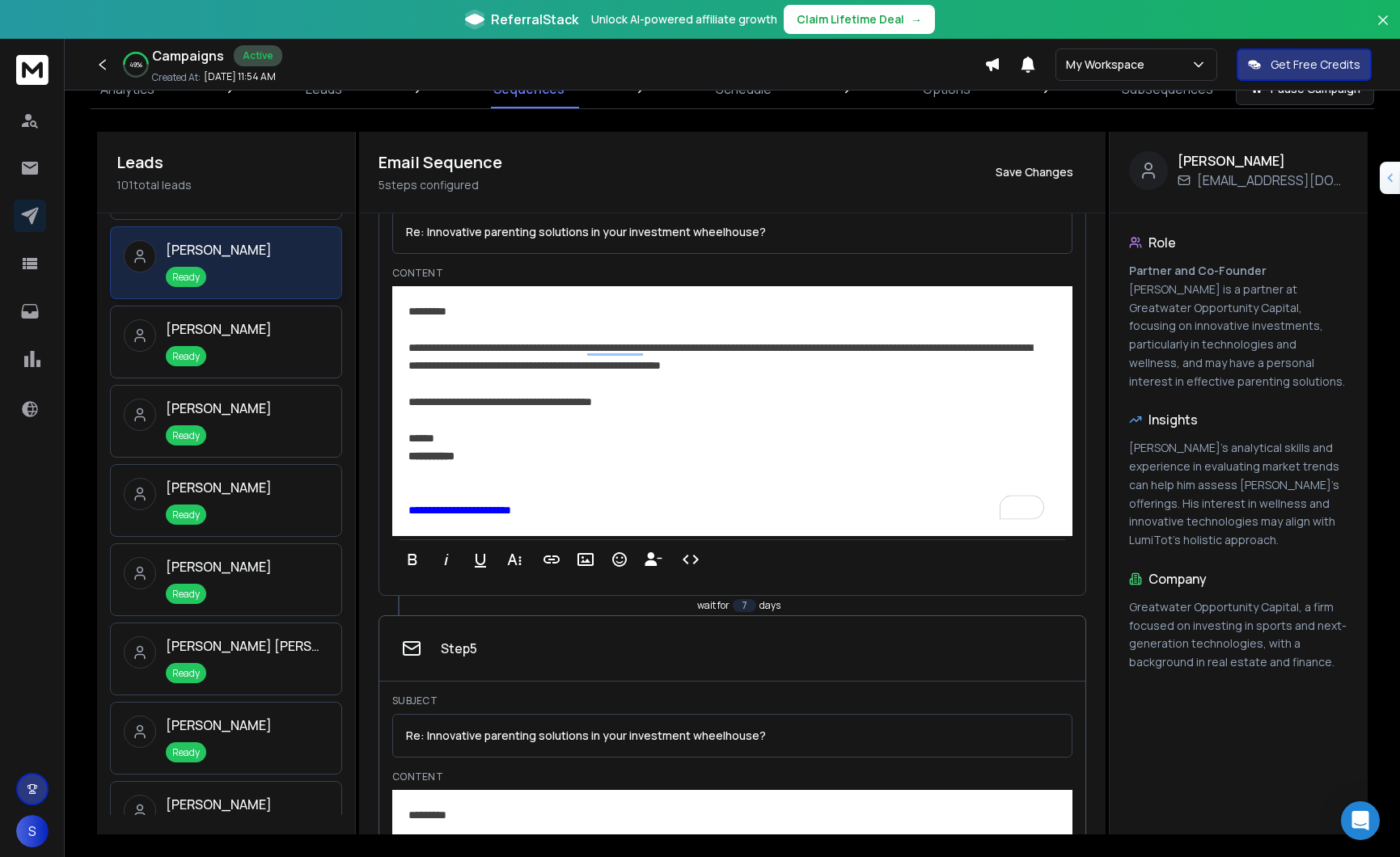
scroll to position [1805, 0]
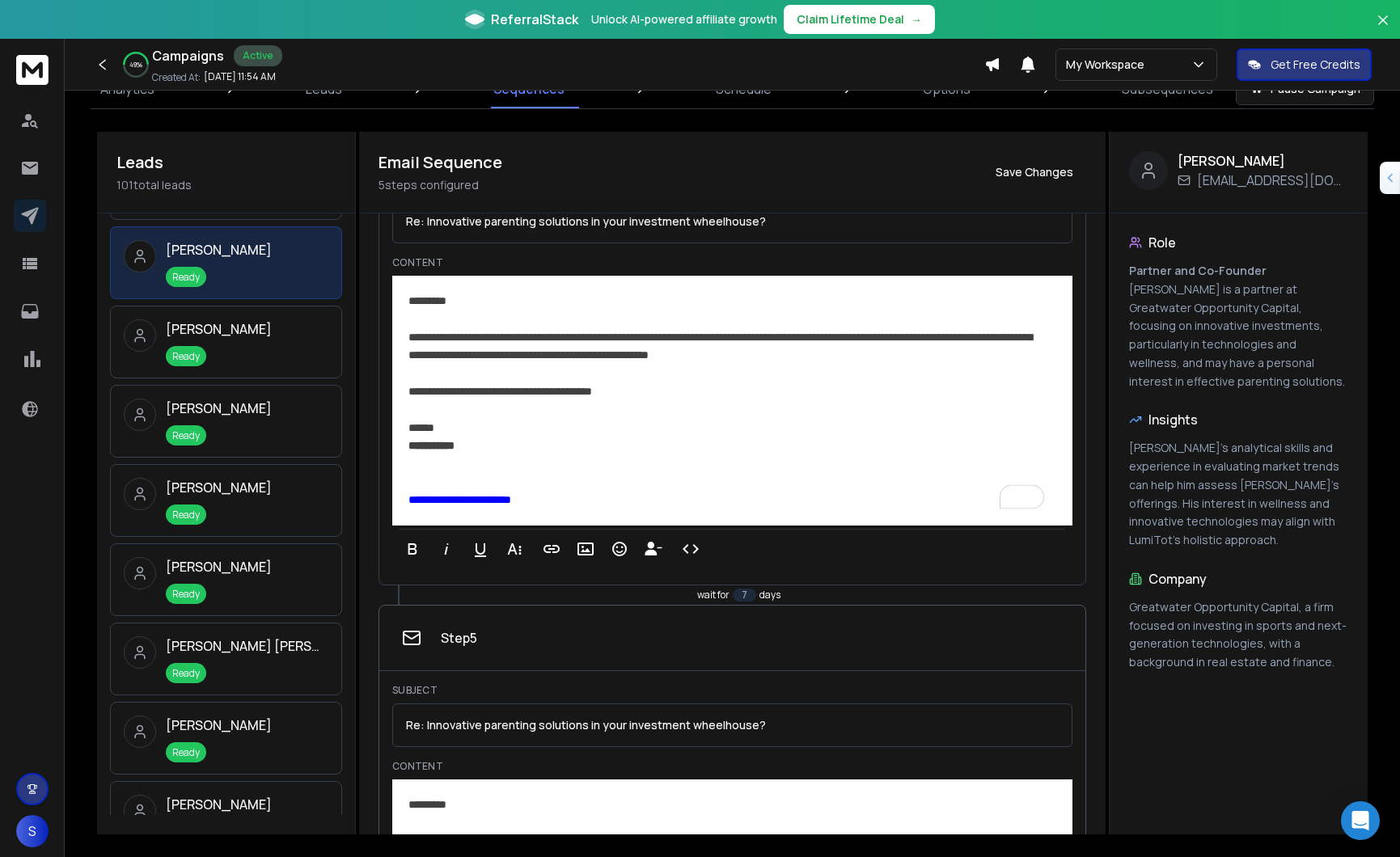
click at [1028, 180] on button "Save Changes" at bounding box center [1034, 172] width 104 height 32
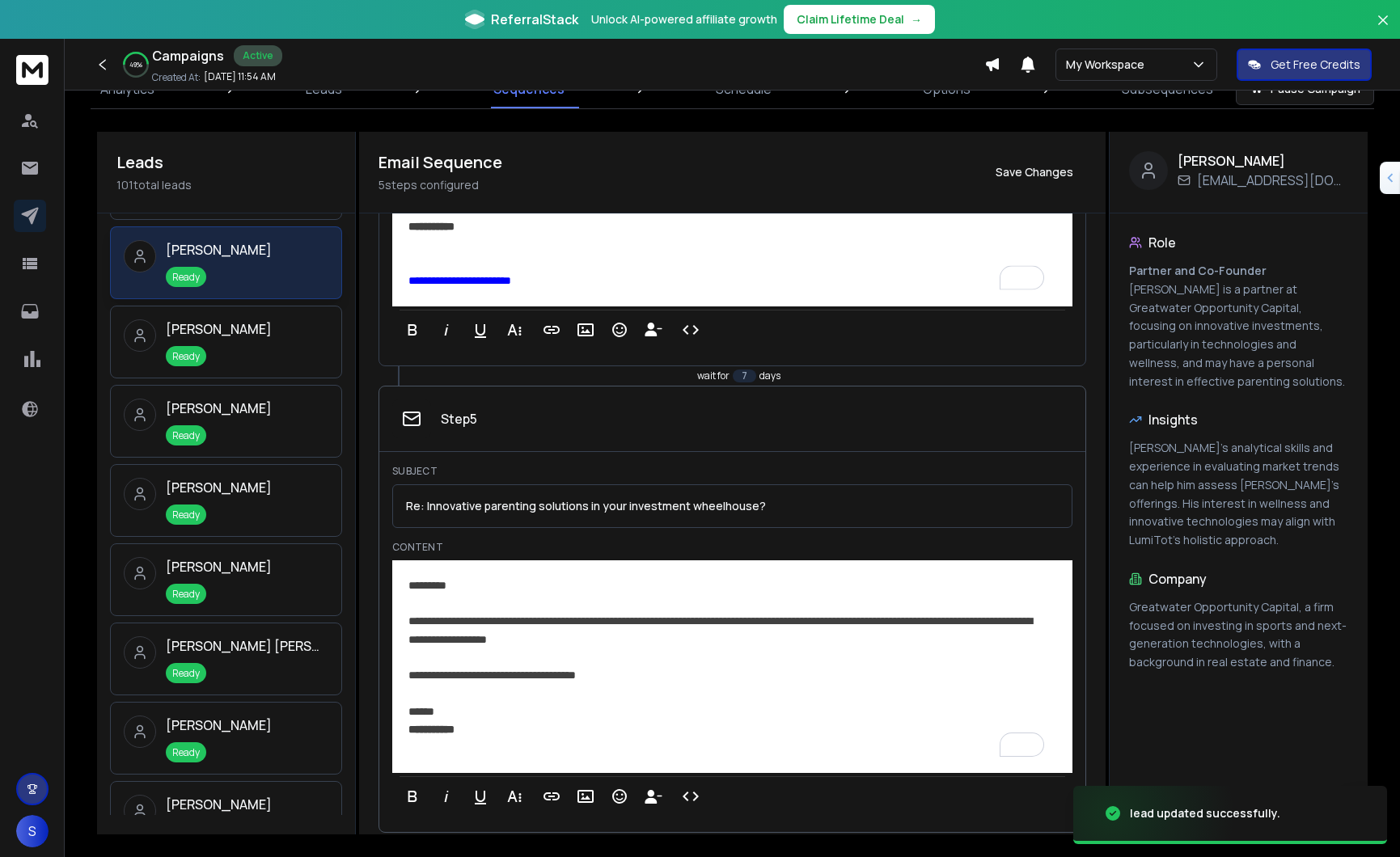
scroll to position [2043, 0]
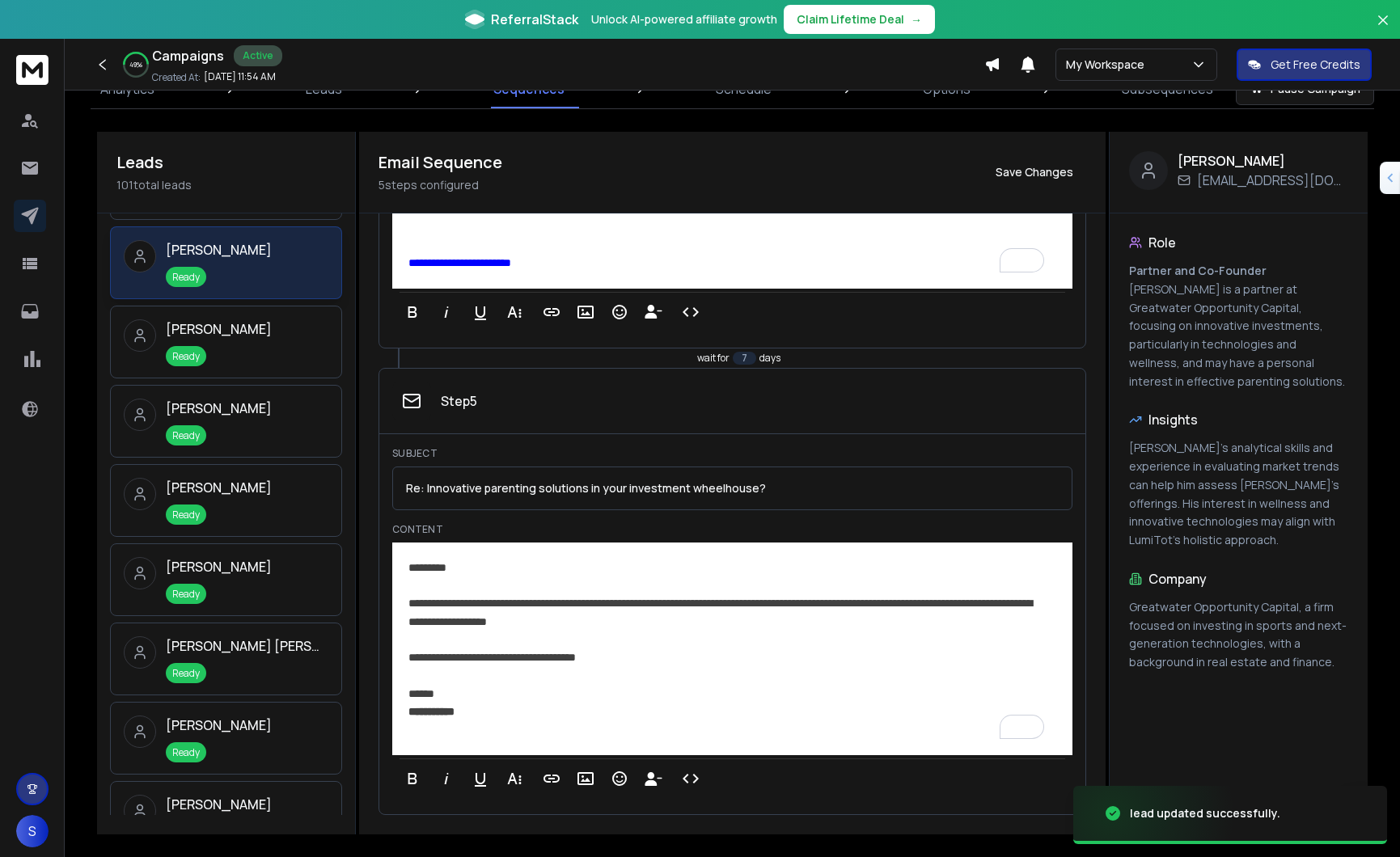
click at [474, 737] on div "To enrich screen reader interactions, please activate Accessibility in Grammarl…" at bounding box center [732, 731] width 648 height 18
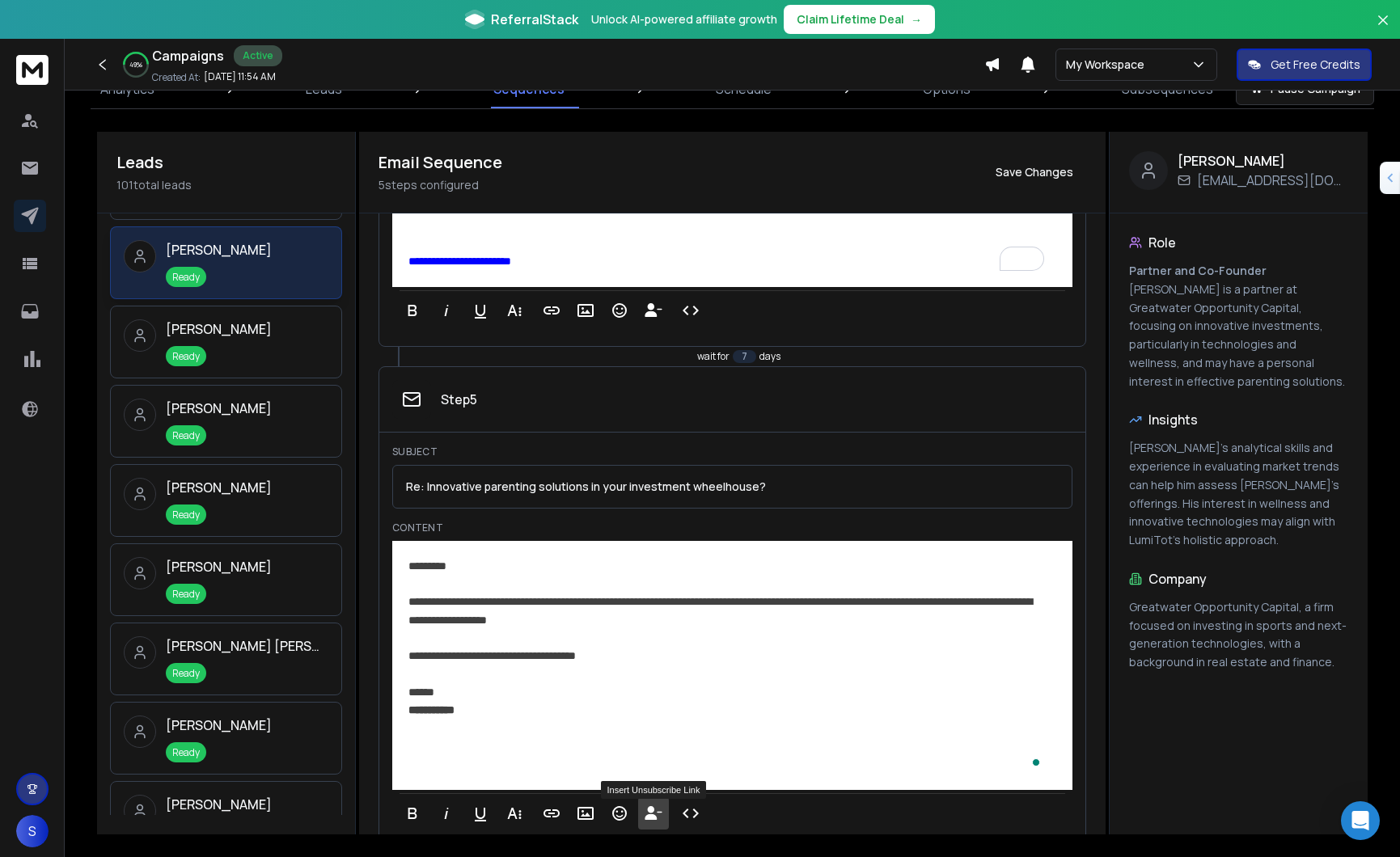
click at [655, 813] on icon "button" at bounding box center [654, 813] width 19 height 14
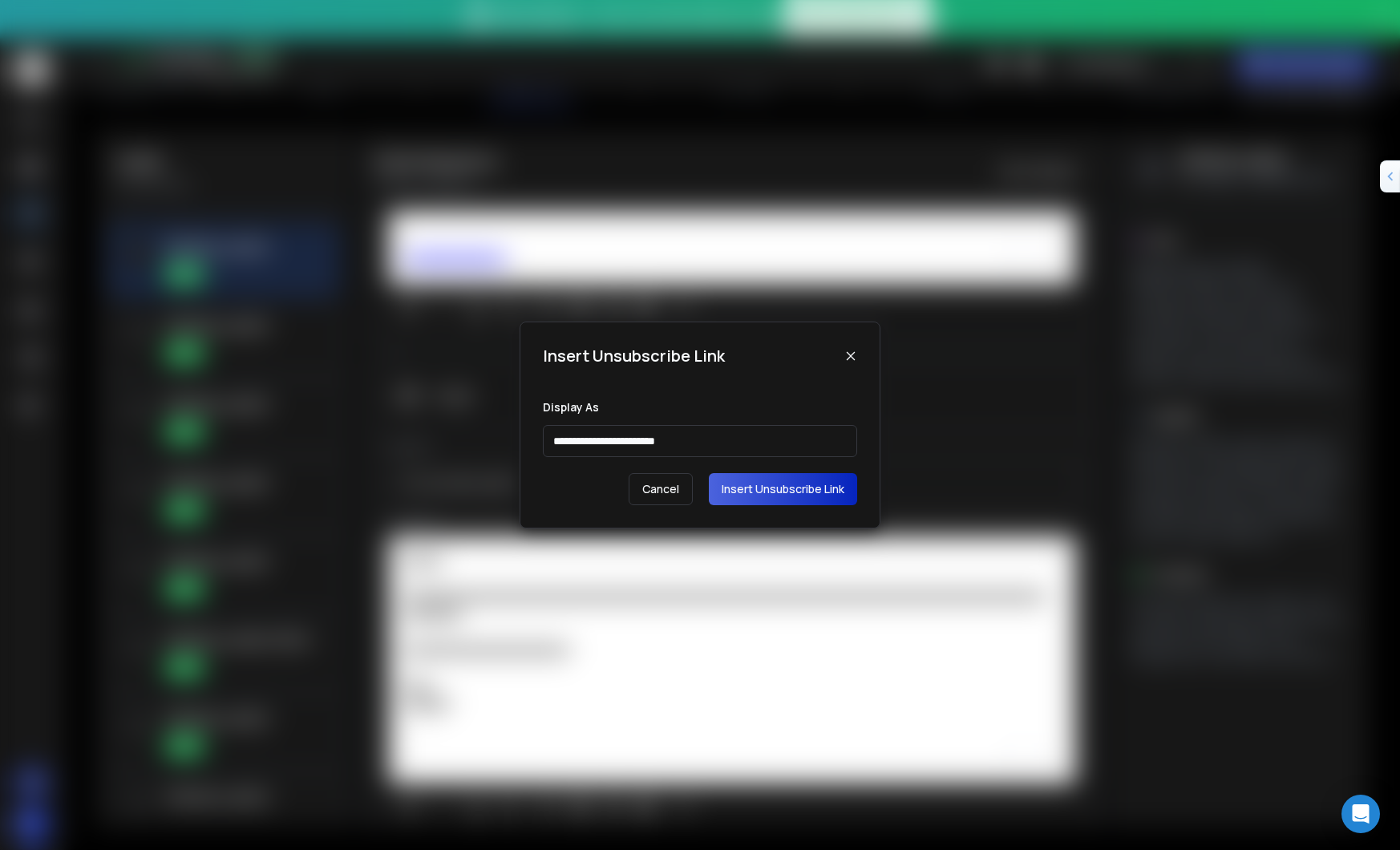
click at [784, 498] on button "Insert Unsubscribe Link" at bounding box center [783, 490] width 148 height 32
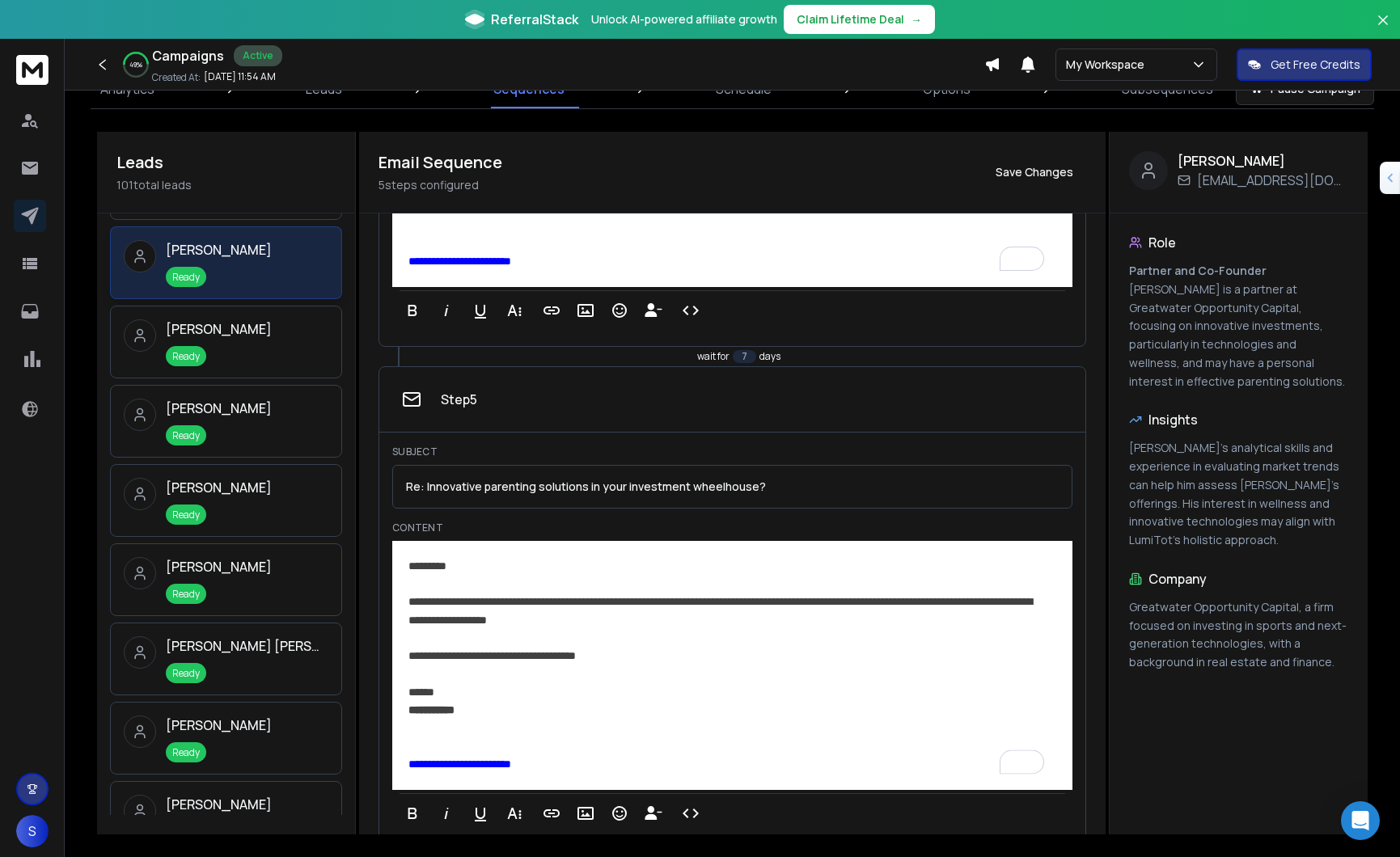
click at [1018, 166] on button "Save Changes" at bounding box center [1034, 172] width 104 height 32
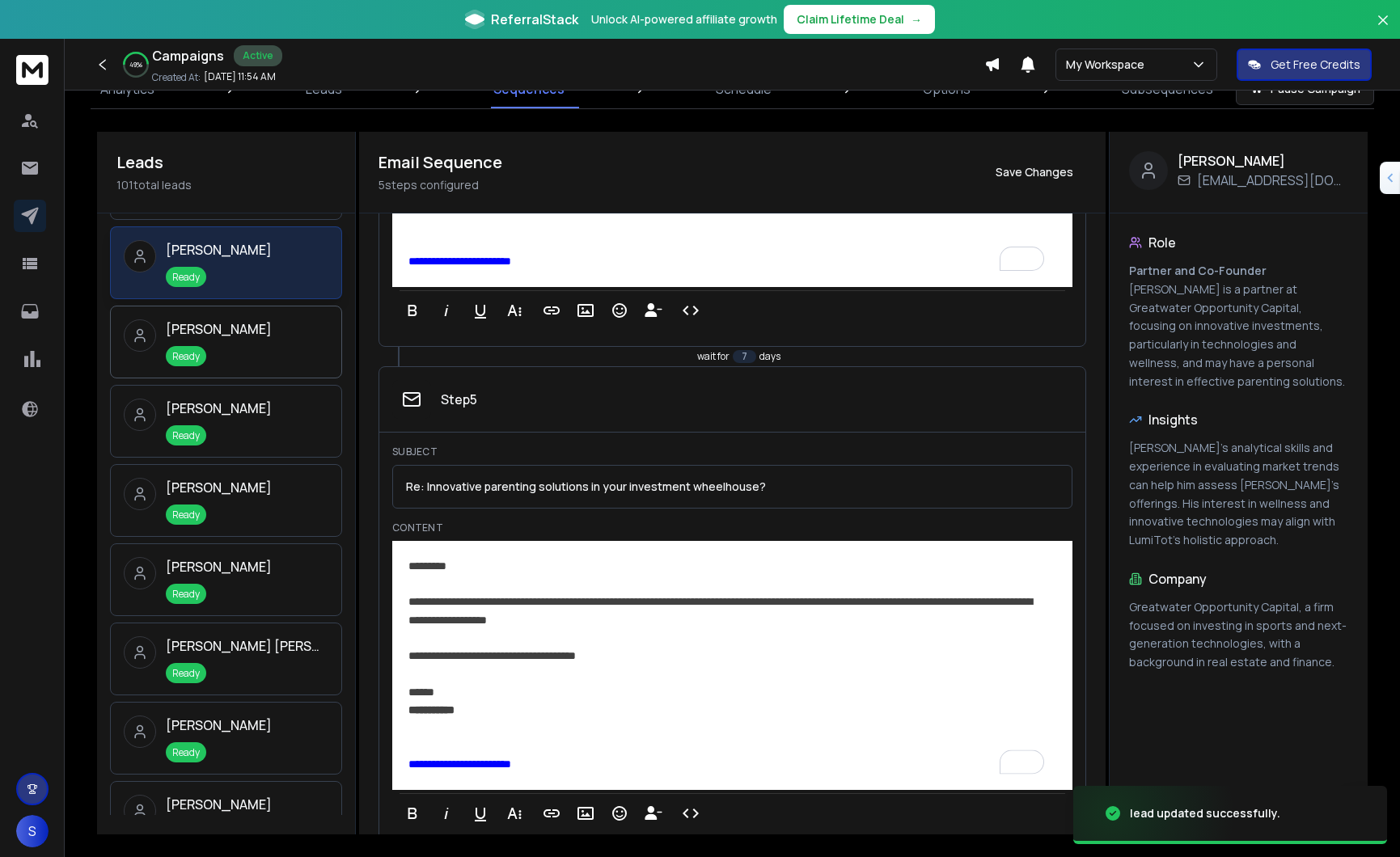
click at [261, 361] on div "Ready" at bounding box center [247, 355] width 163 height 19
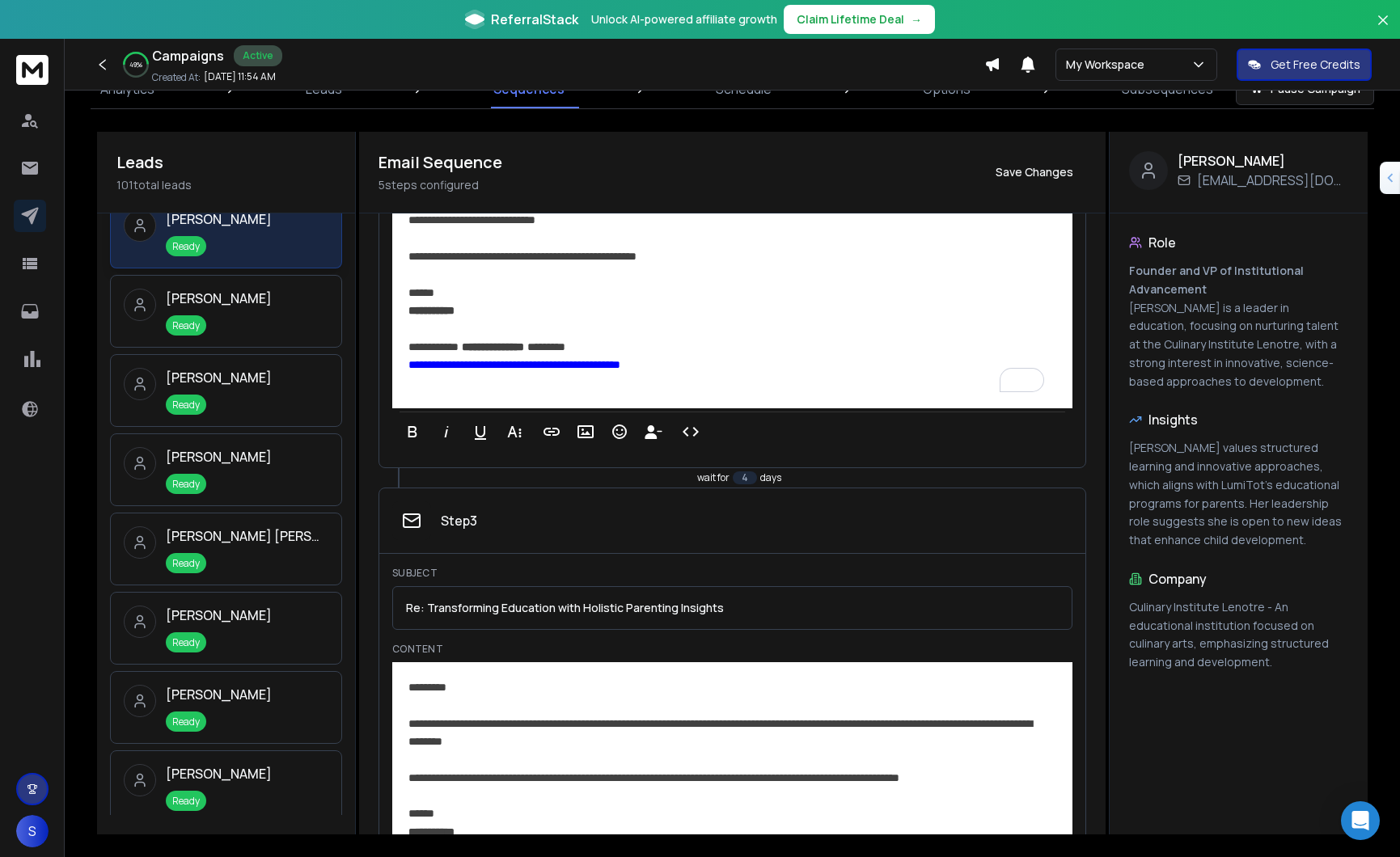
scroll to position [658, 0]
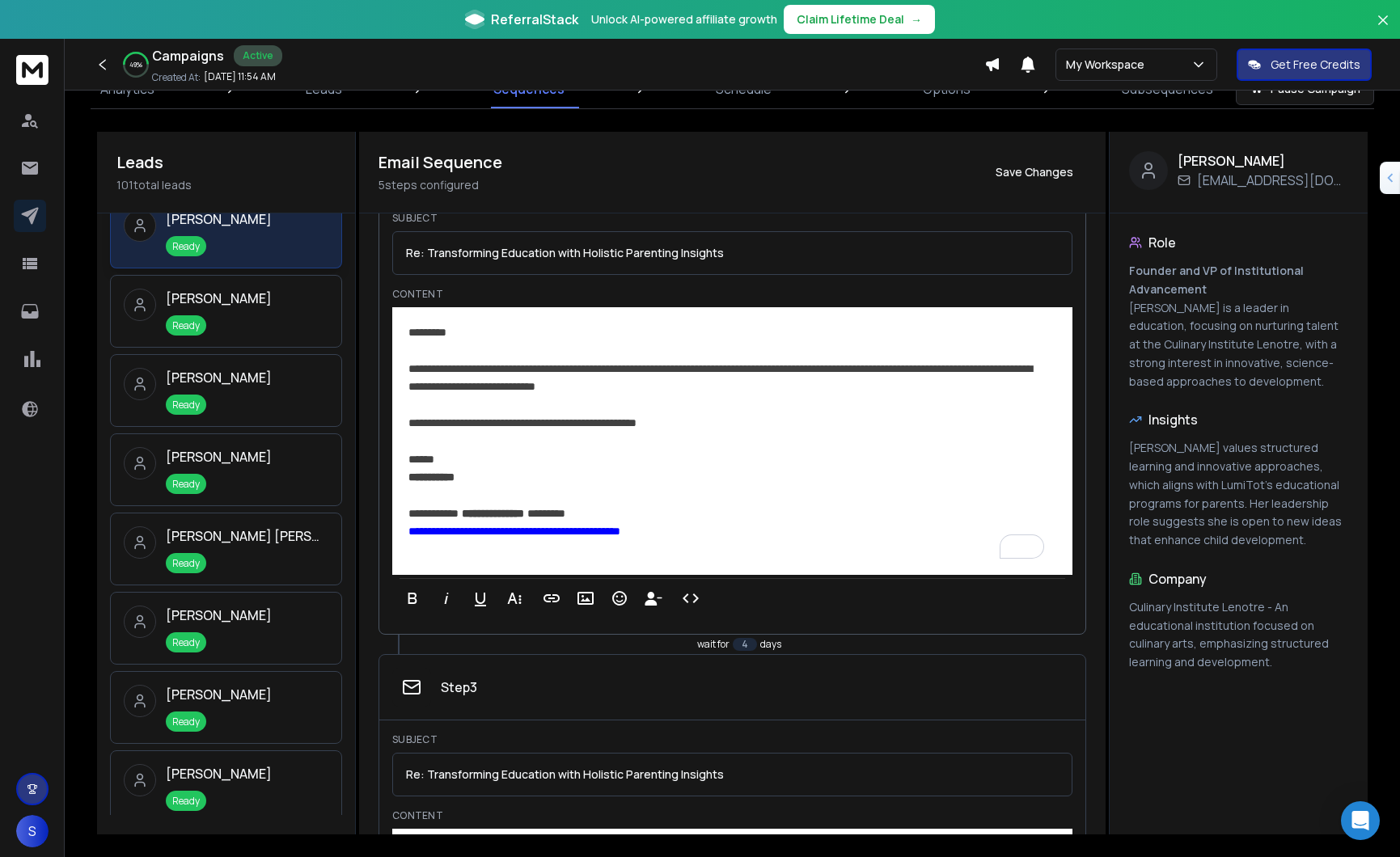
click at [429, 562] on div "**********" at bounding box center [732, 441] width 681 height 268
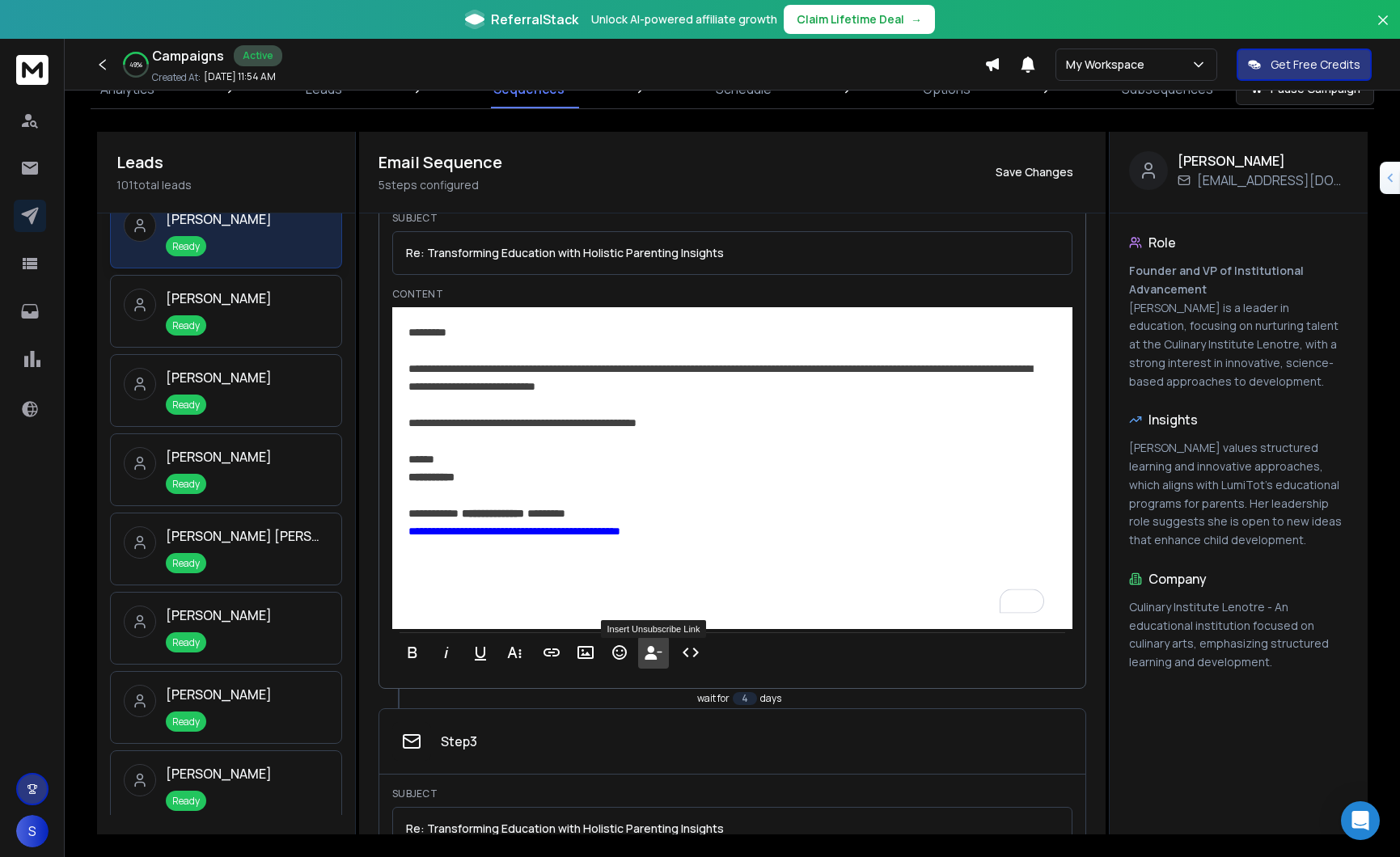
click at [650, 663] on button "Insert Unsubscribe Link" at bounding box center [654, 653] width 31 height 32
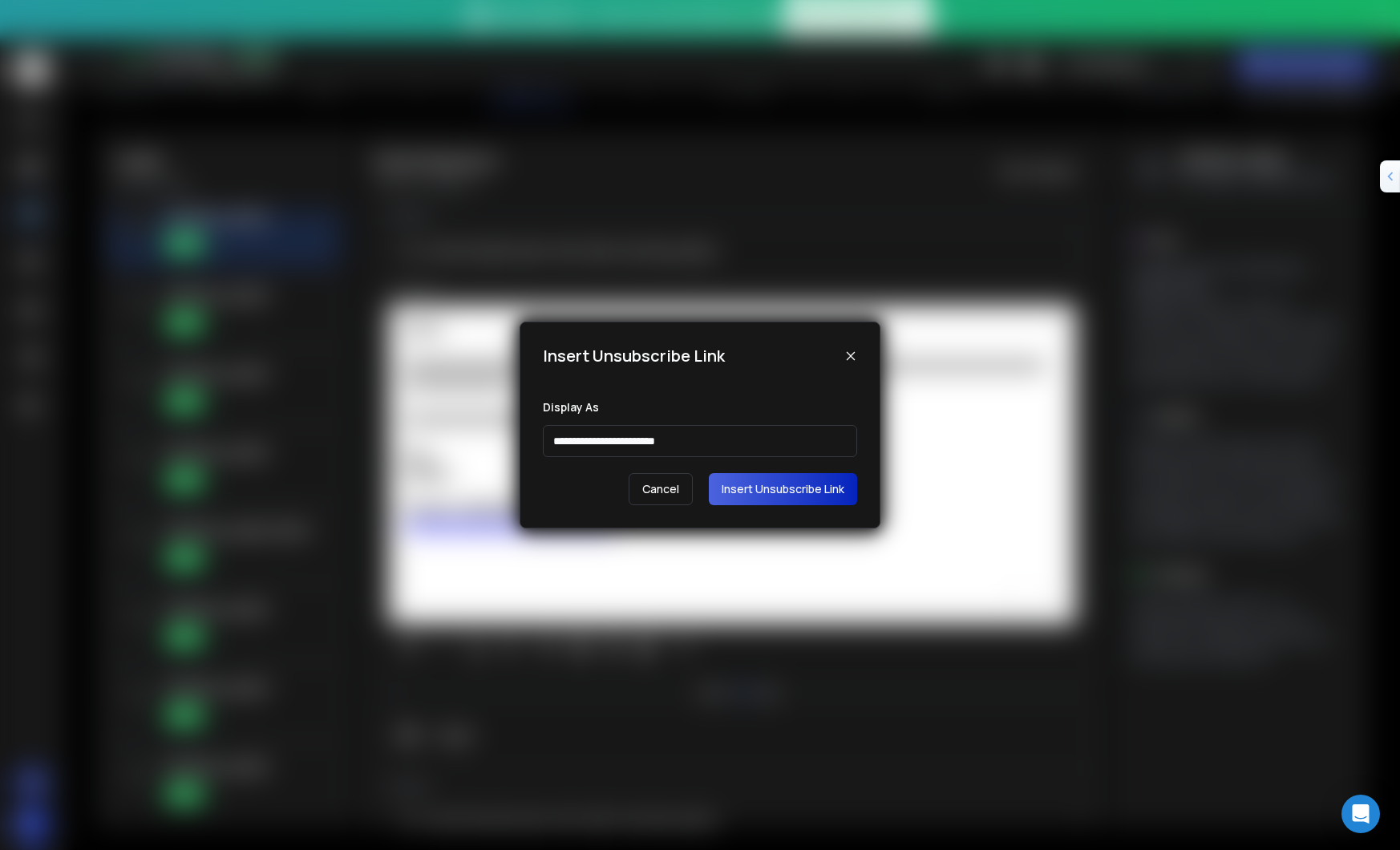
click at [739, 472] on div "**********" at bounding box center [700, 453] width 314 height 106
click at [741, 494] on button "Insert Unsubscribe Link" at bounding box center [783, 490] width 148 height 32
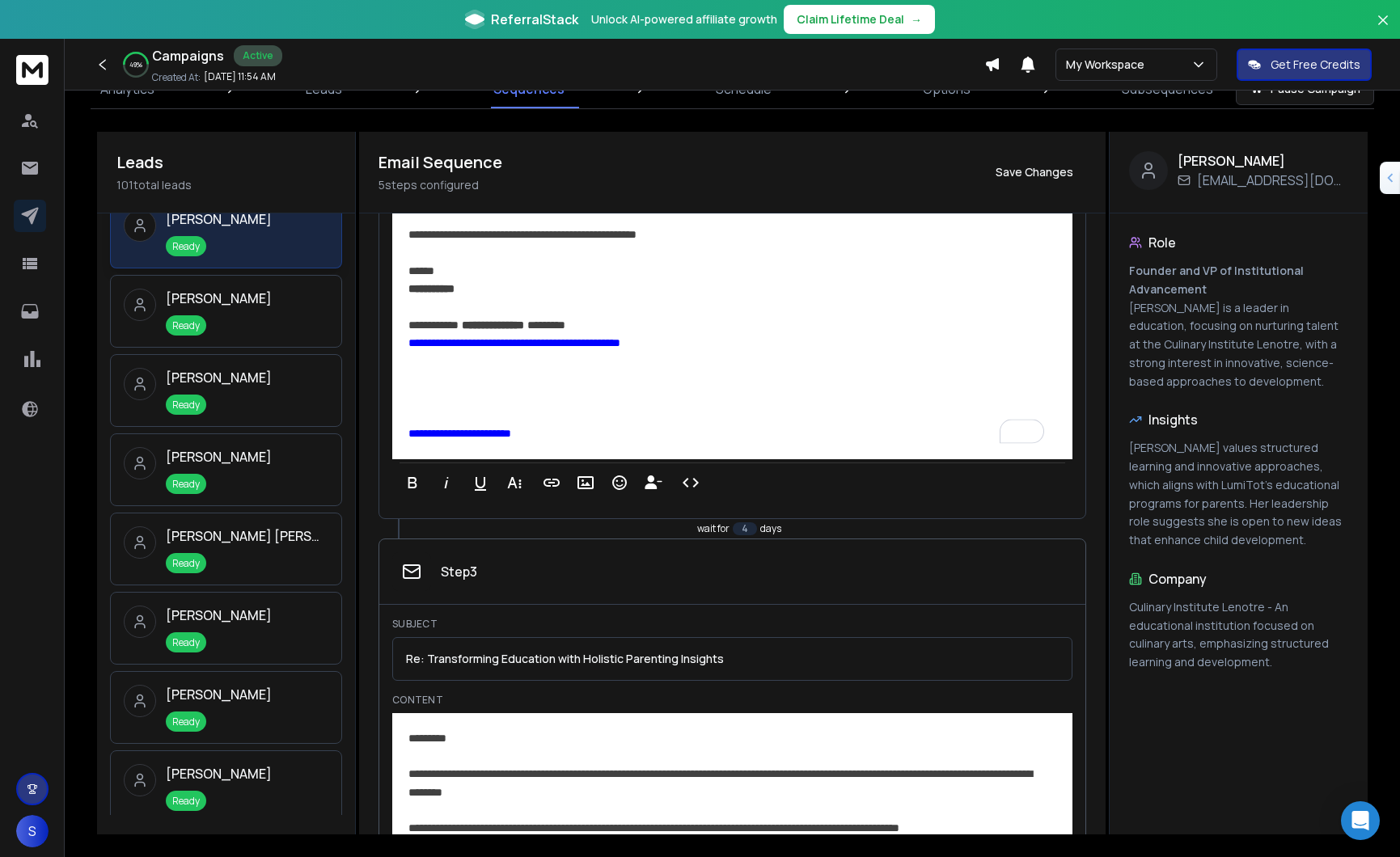
scroll to position [1090, 0]
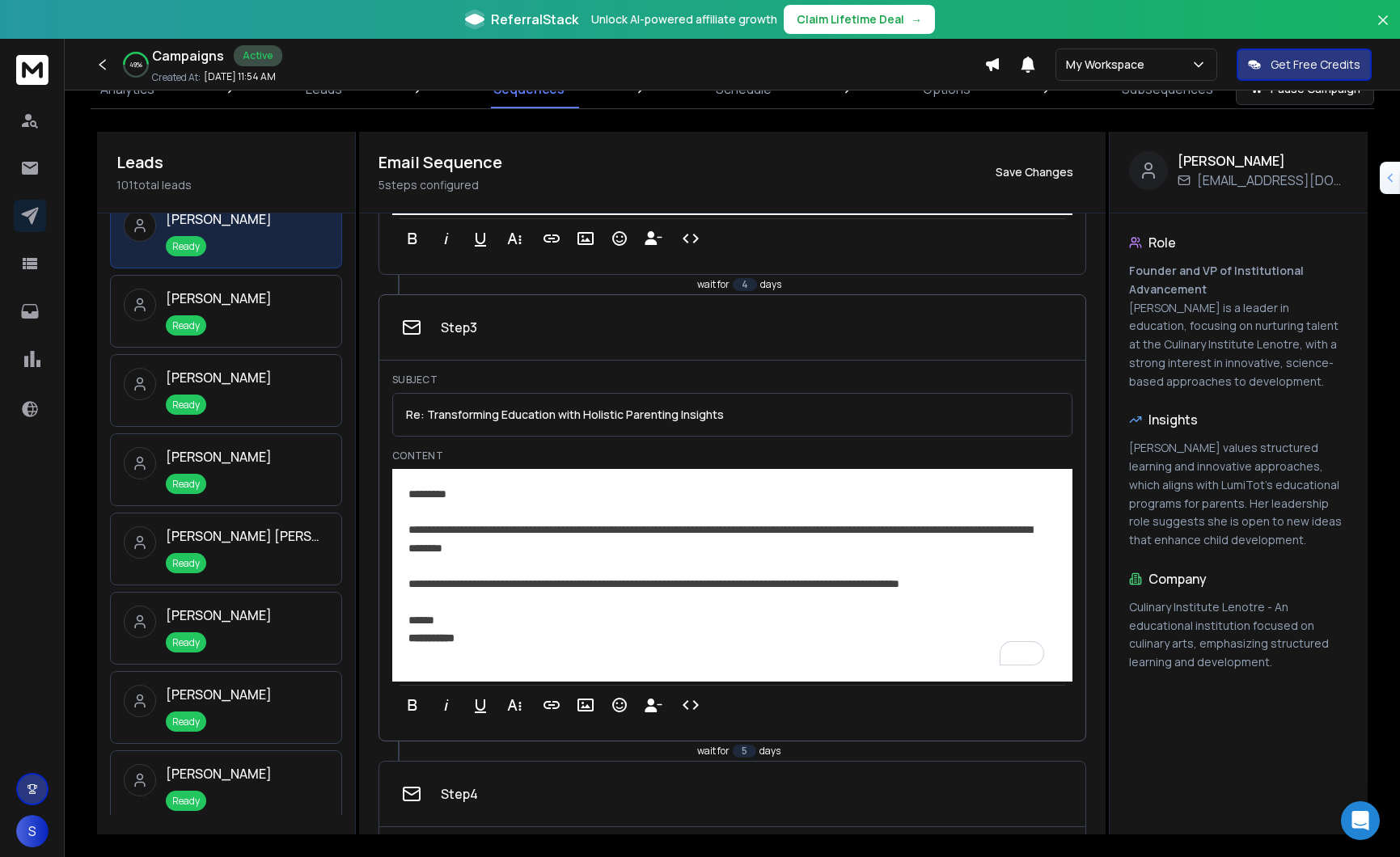
click at [448, 668] on div "**********" at bounding box center [732, 576] width 681 height 214
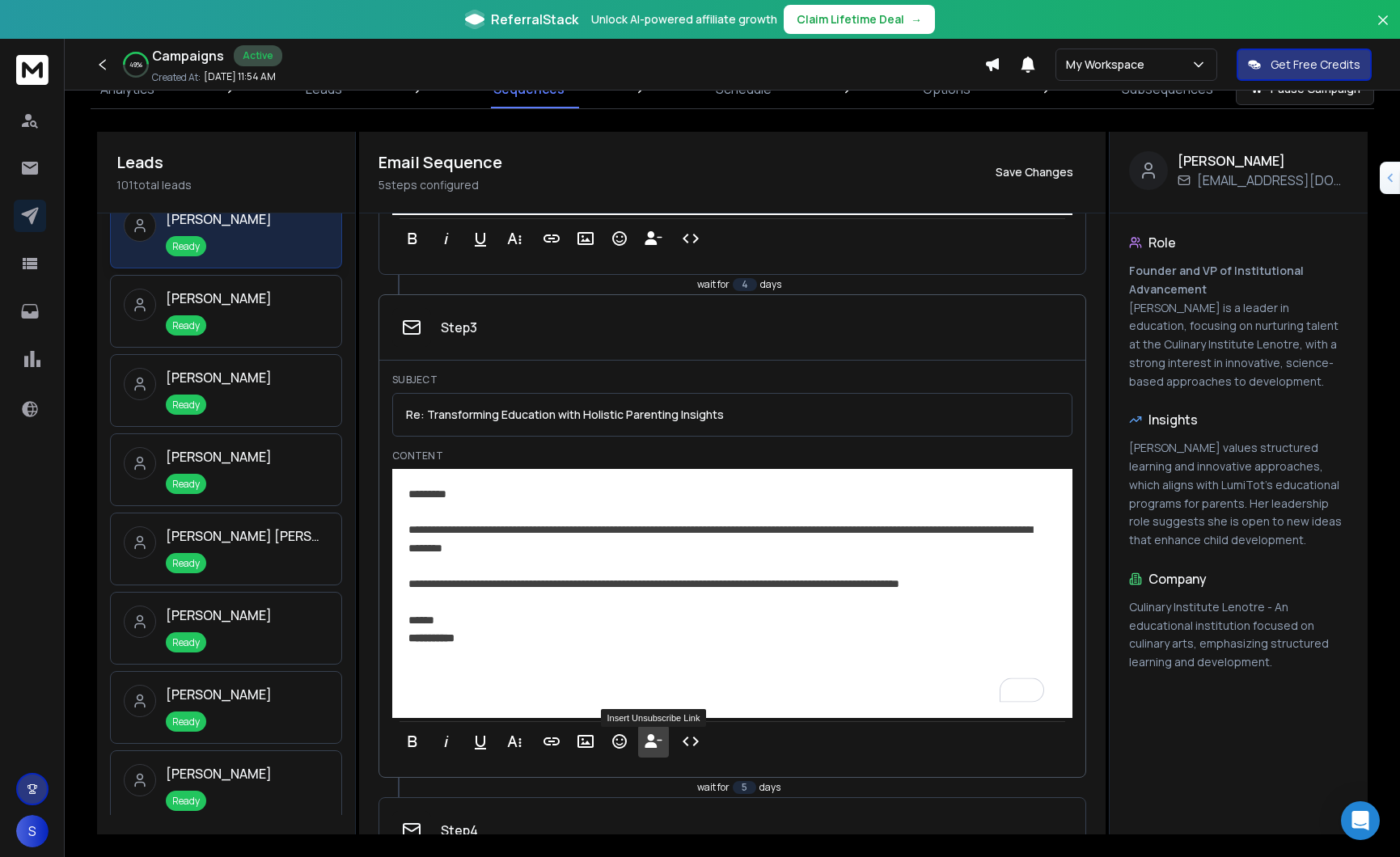
click at [651, 755] on button "Insert Unsubscribe Link" at bounding box center [654, 742] width 31 height 32
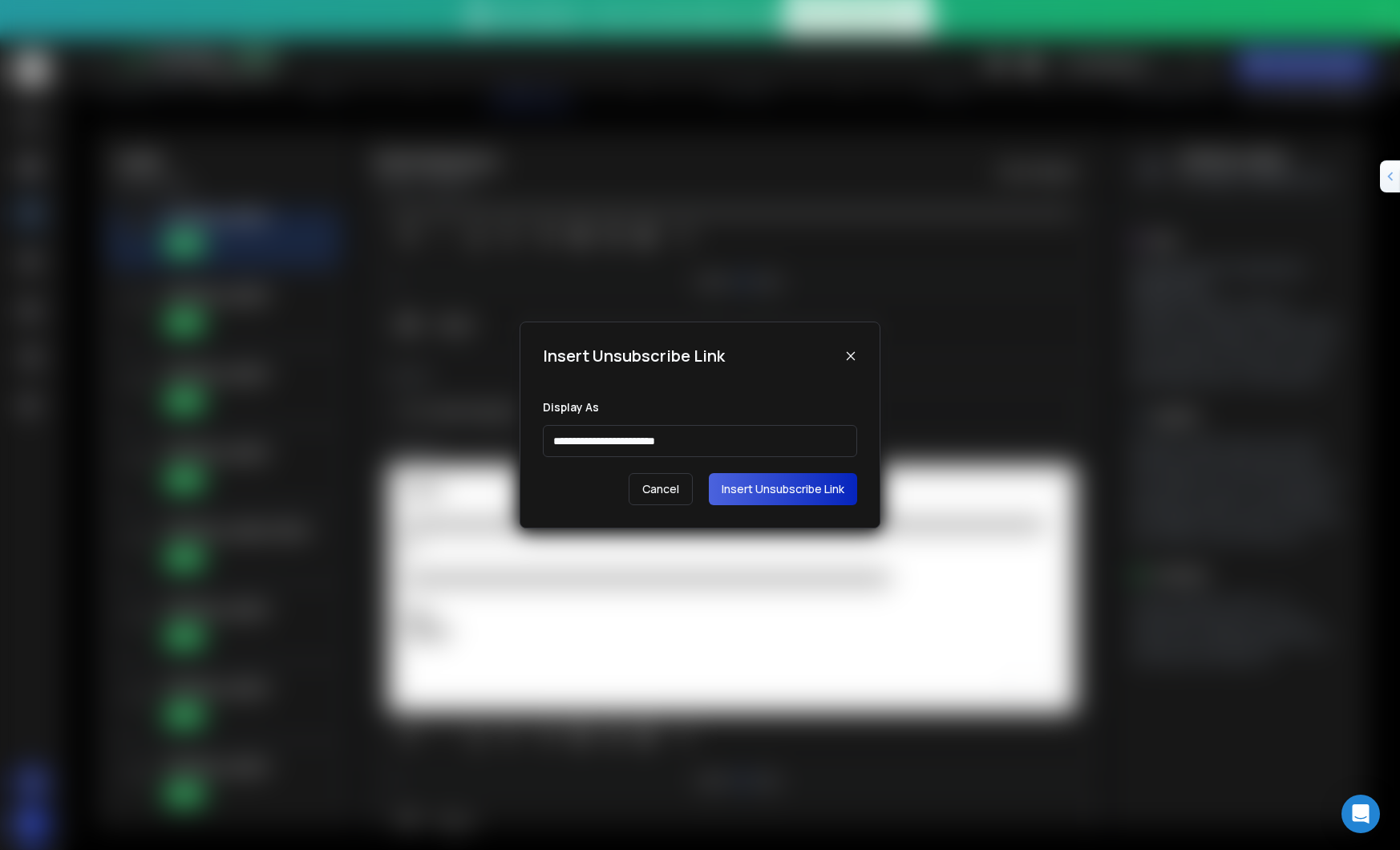
click at [746, 498] on button "Insert Unsubscribe Link" at bounding box center [783, 490] width 148 height 32
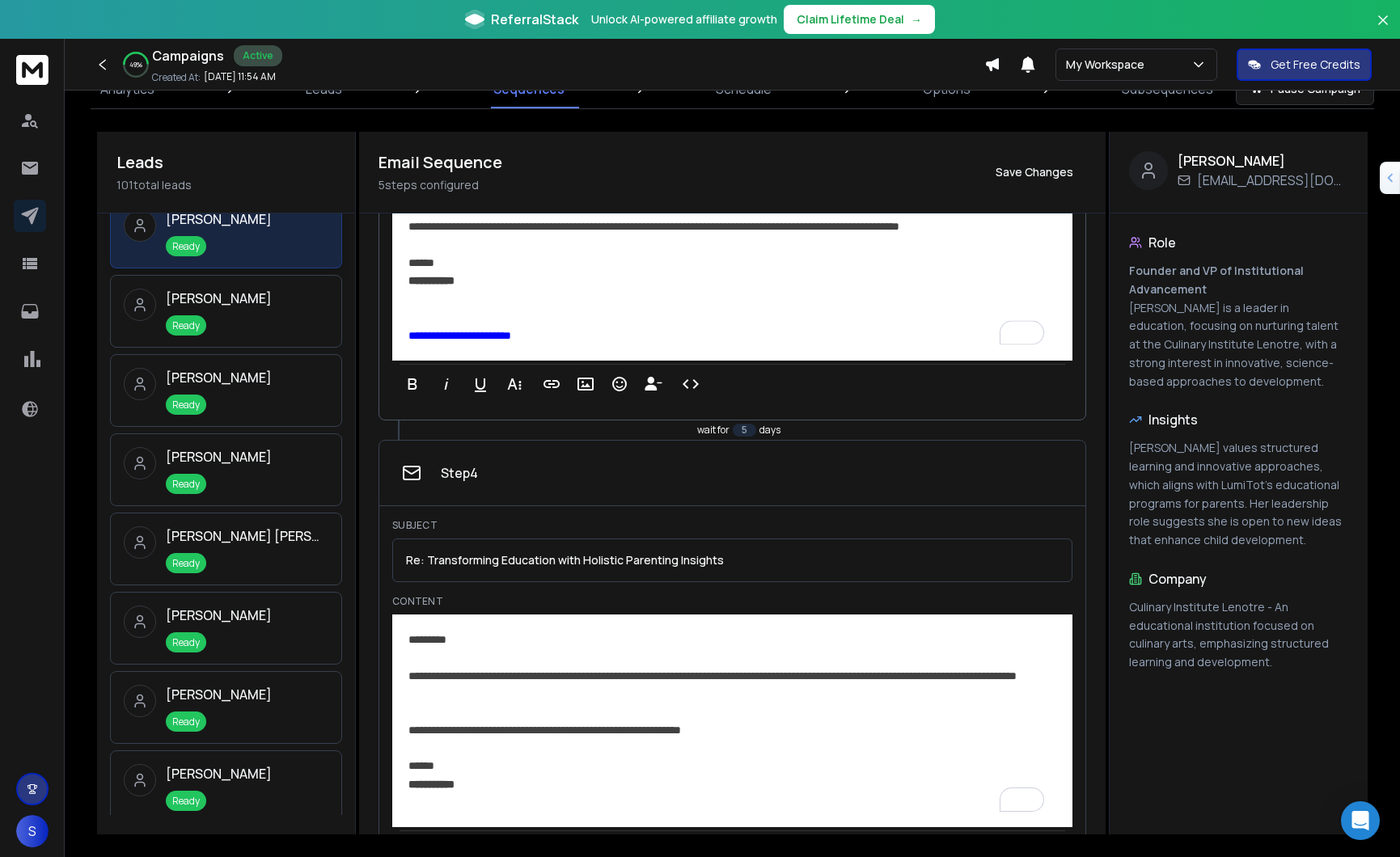
scroll to position [1697, 0]
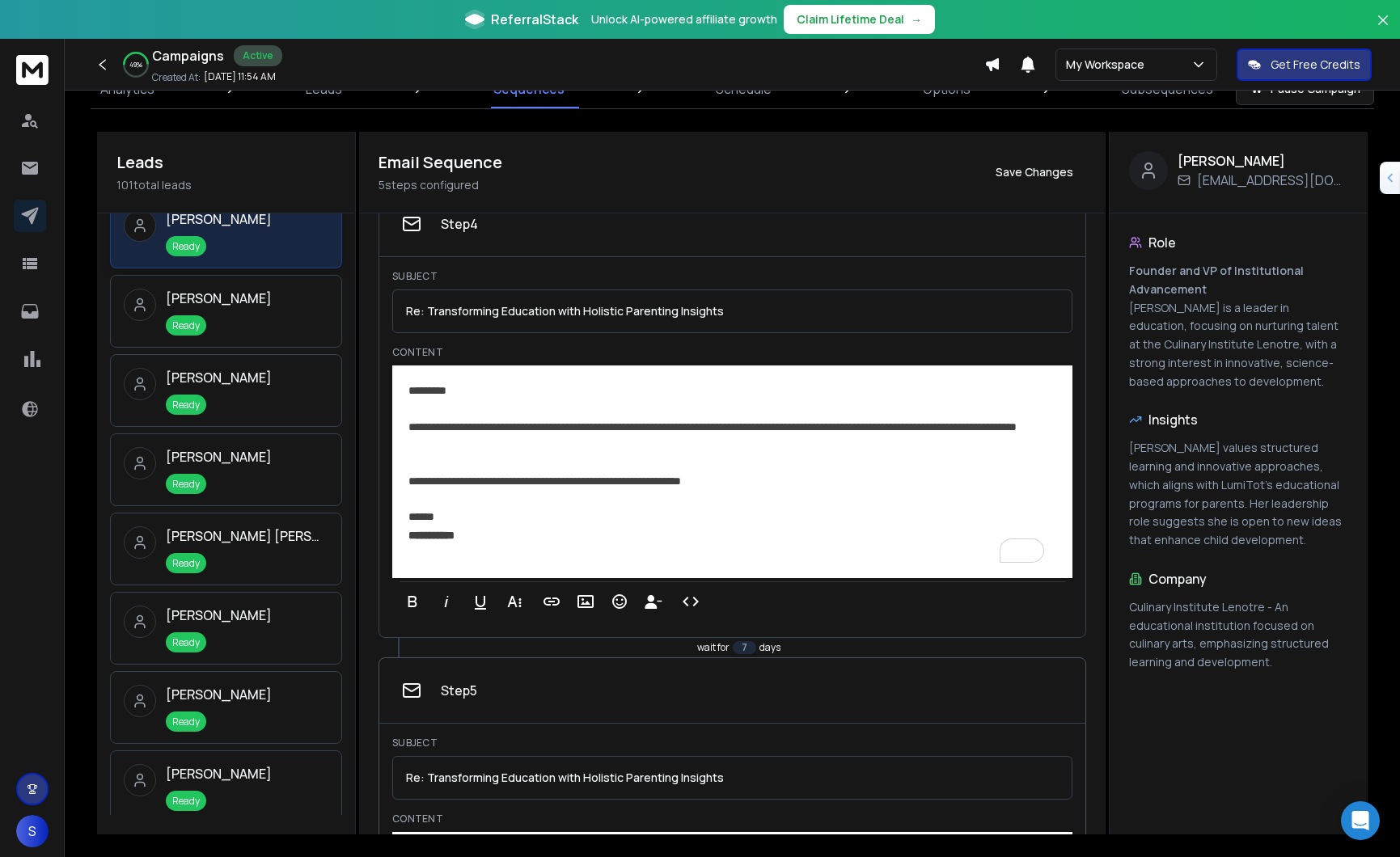
click at [492, 567] on div "**********" at bounding box center [732, 473] width 681 height 214
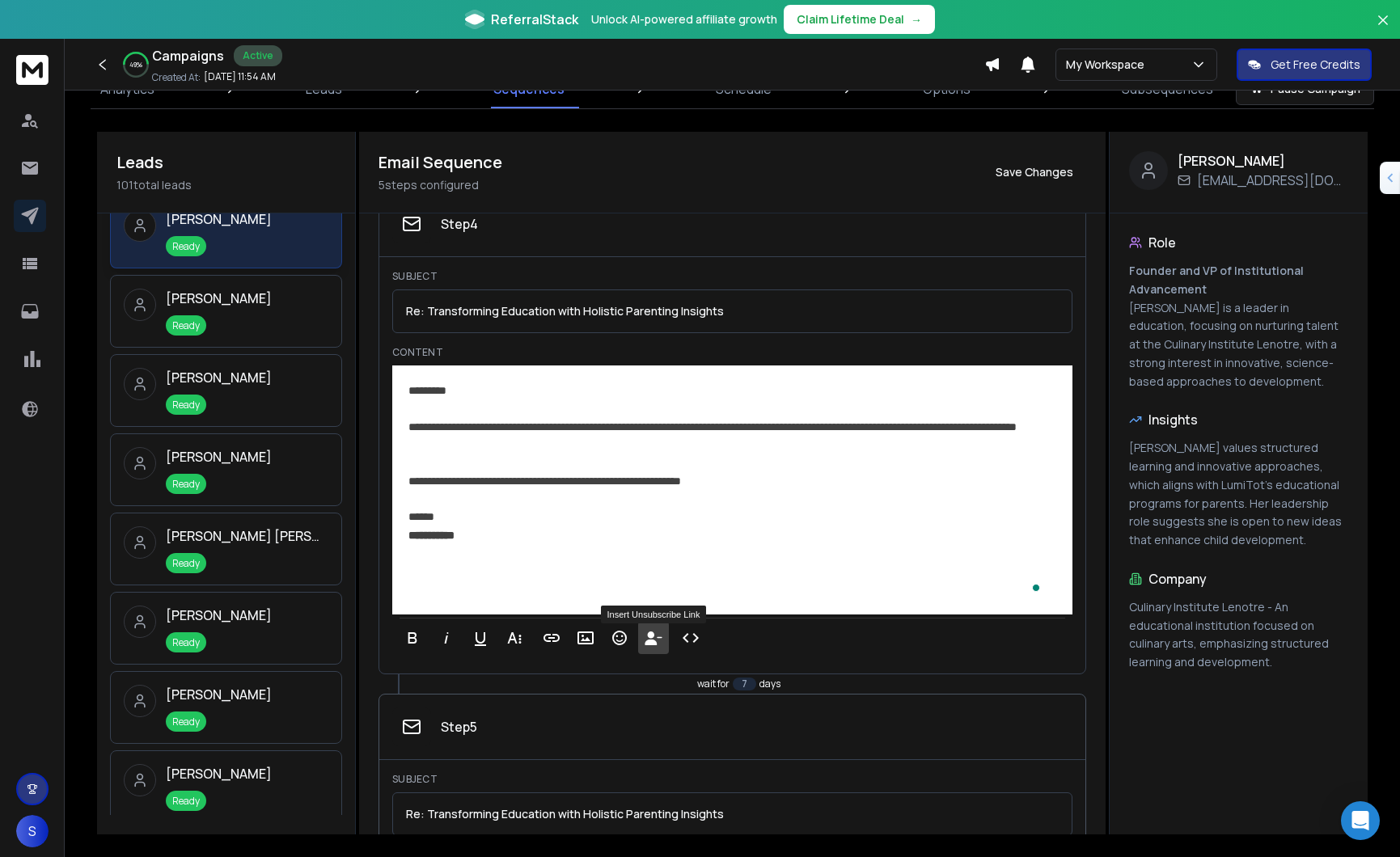
click at [638, 641] on button "Insert Unsubscribe Link" at bounding box center [654, 639] width 31 height 32
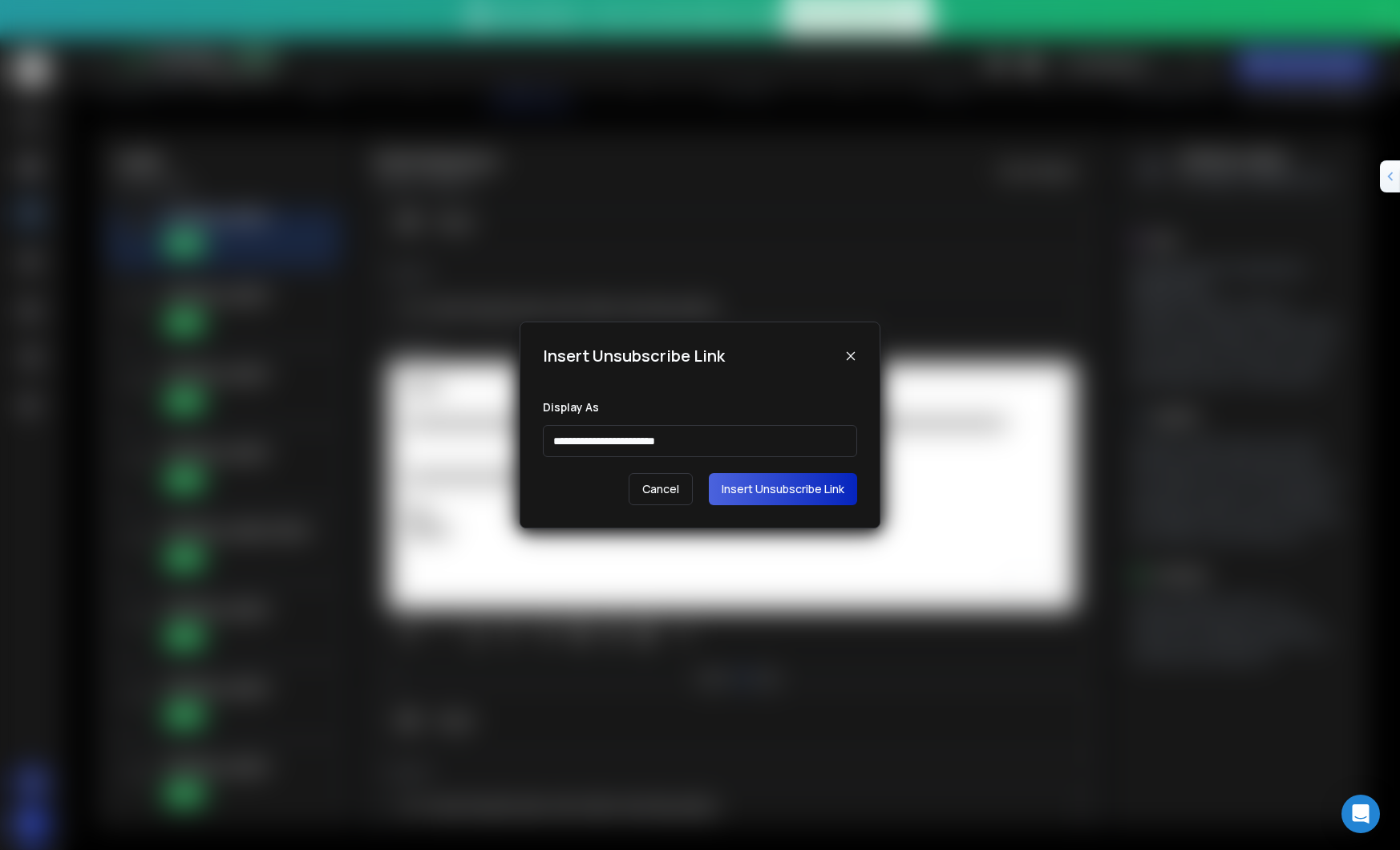
click at [793, 505] on button "Insert Unsubscribe Link" at bounding box center [783, 490] width 148 height 32
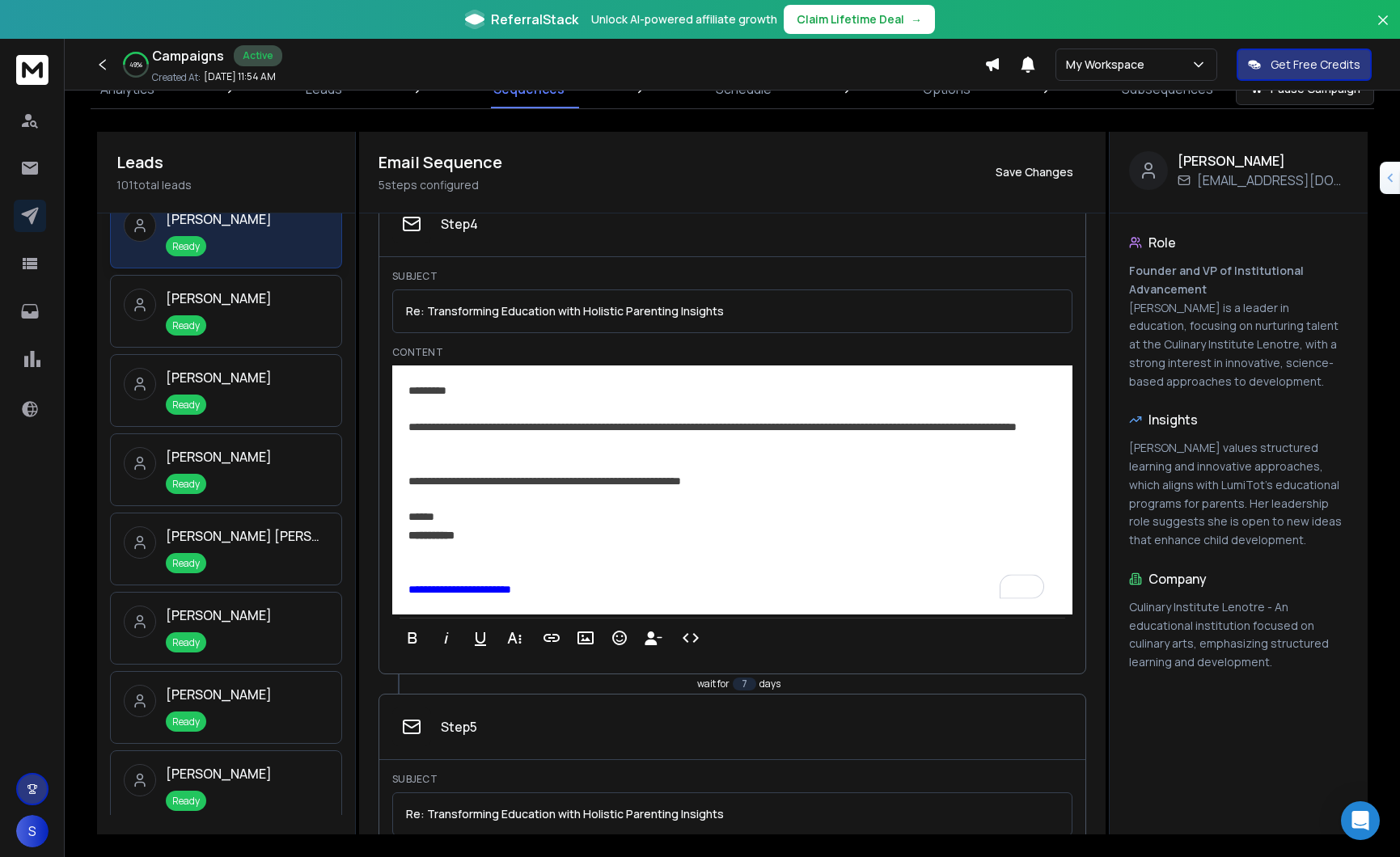
click at [790, 498] on div "To enrich screen reader interactions, please activate Accessibility in Grammarl…" at bounding box center [732, 499] width 648 height 18
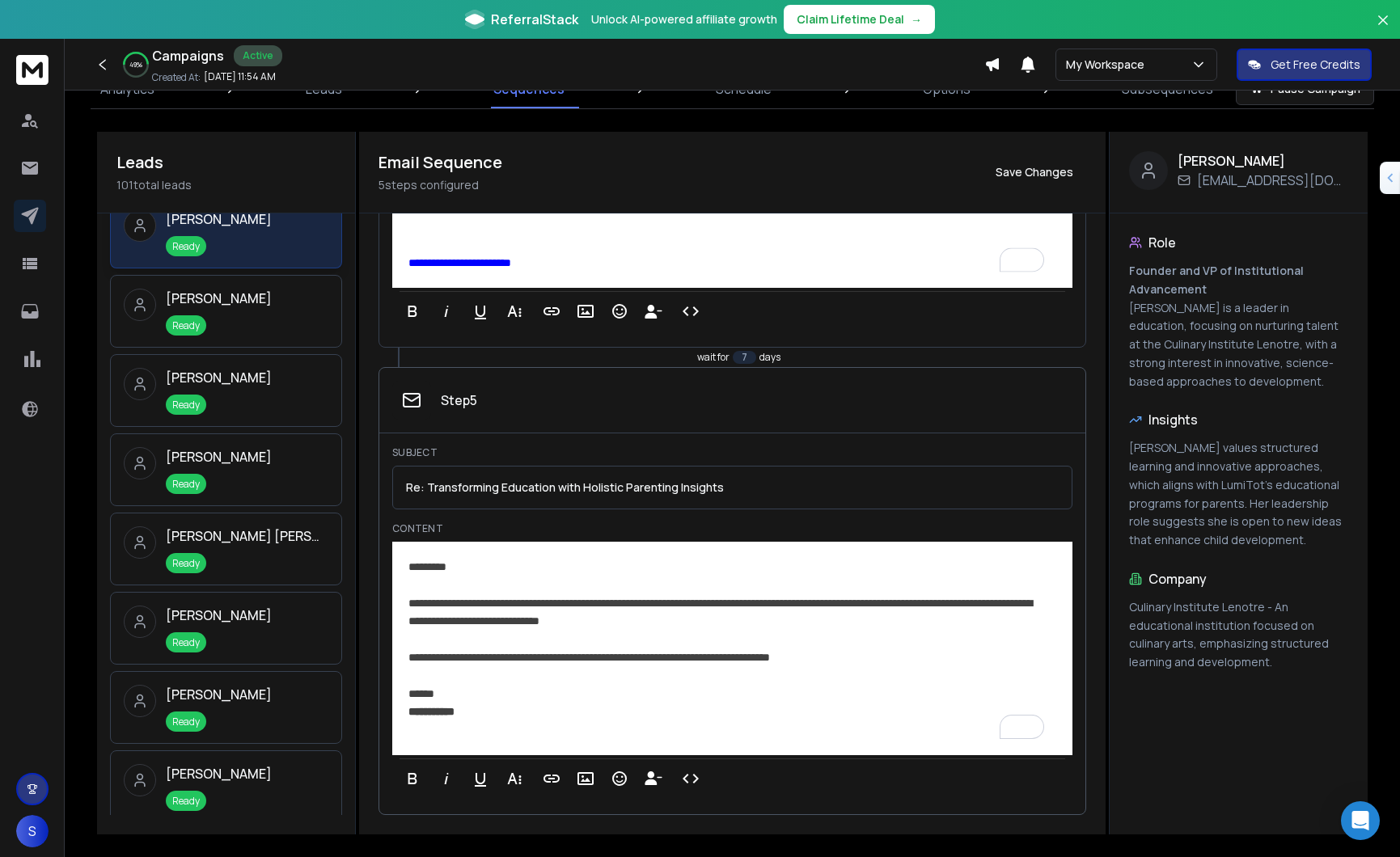
click at [465, 730] on div "To enrich screen reader interactions, please activate Accessibility in Grammarl…" at bounding box center [732, 730] width 648 height 18
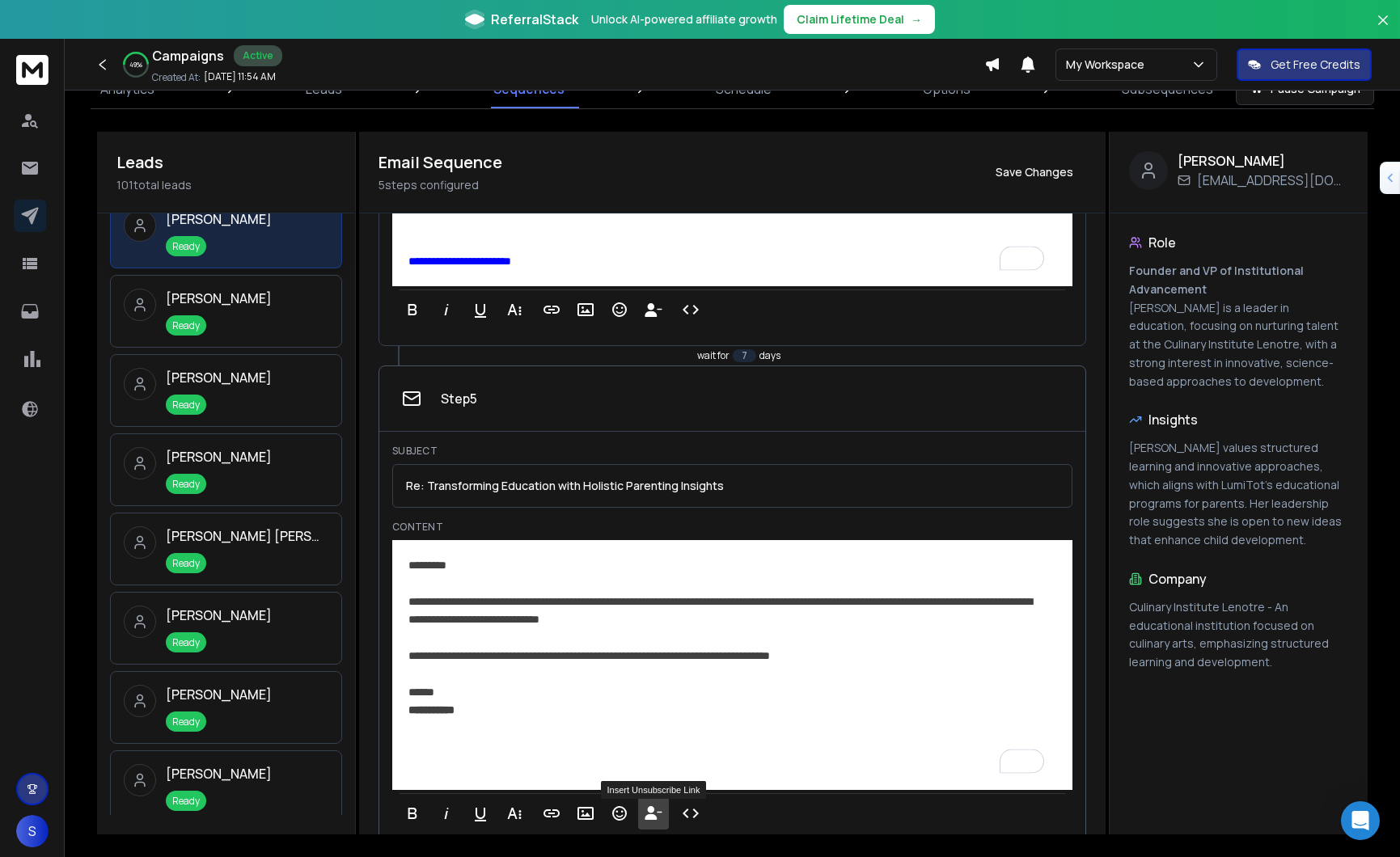
click at [656, 819] on icon "button" at bounding box center [653, 813] width 17 height 14
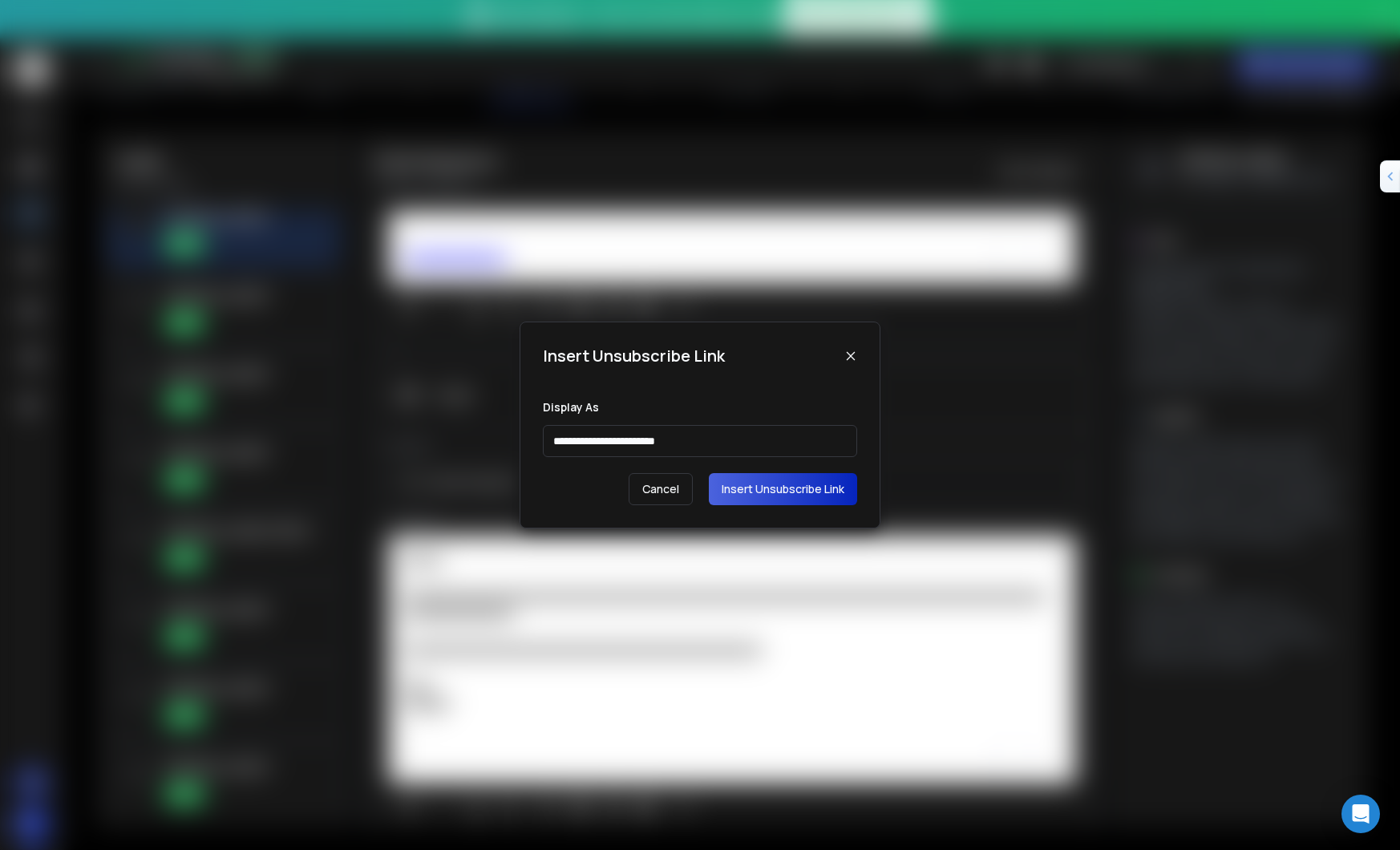
click at [803, 477] on button "Insert Unsubscribe Link" at bounding box center [783, 490] width 148 height 32
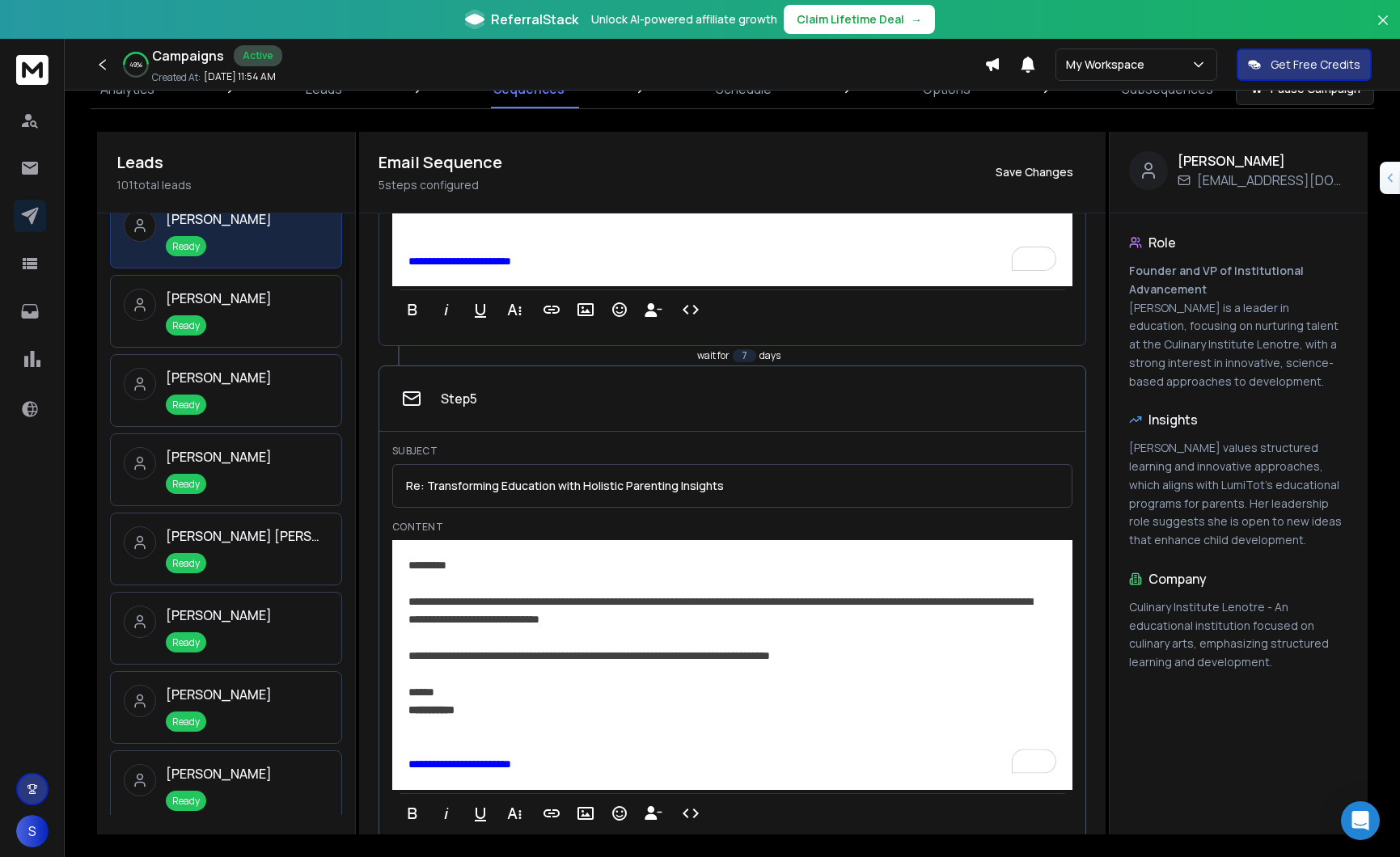
scroll to position [2062, 0]
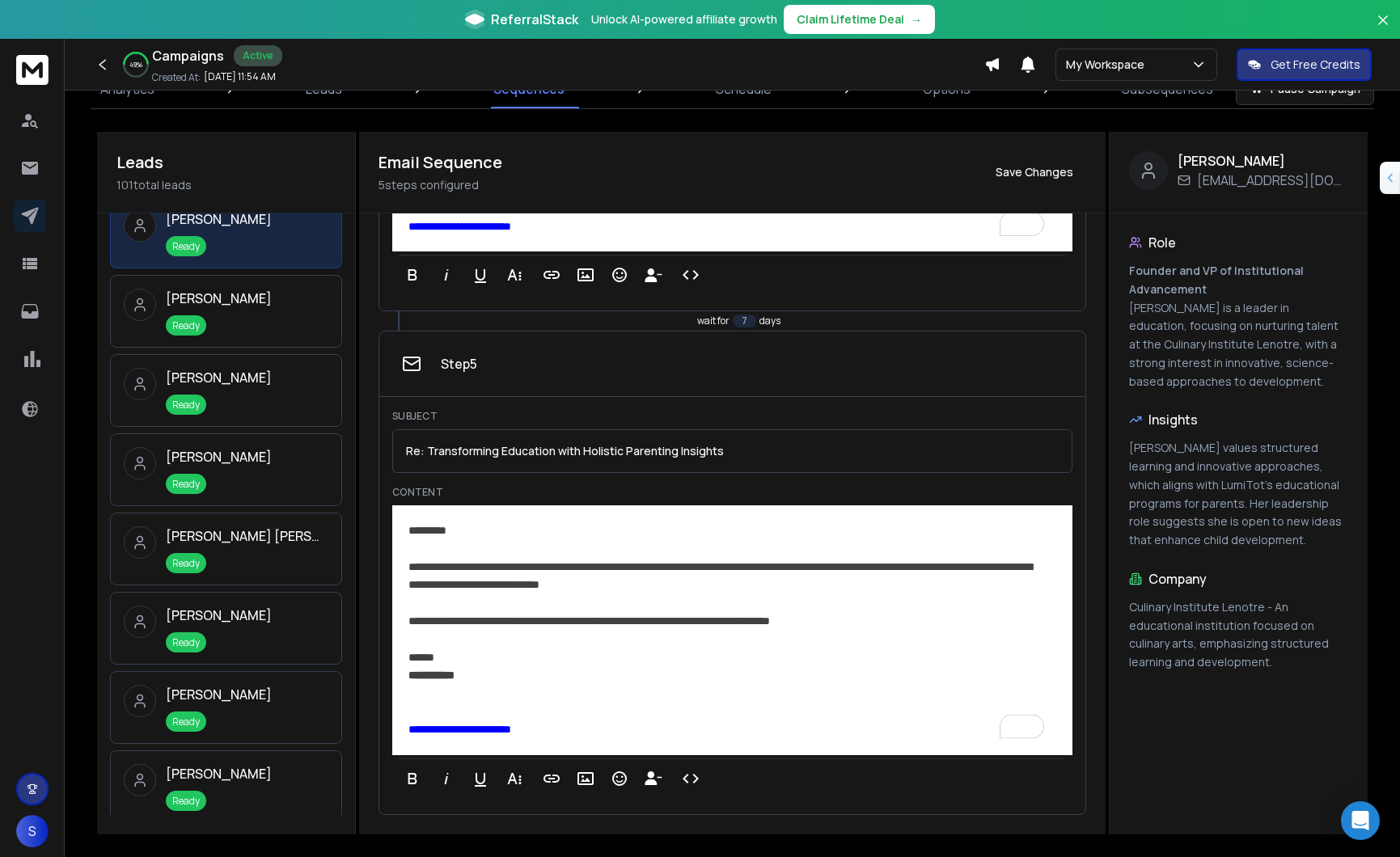
click at [1013, 172] on button "Save Changes" at bounding box center [1034, 172] width 104 height 32
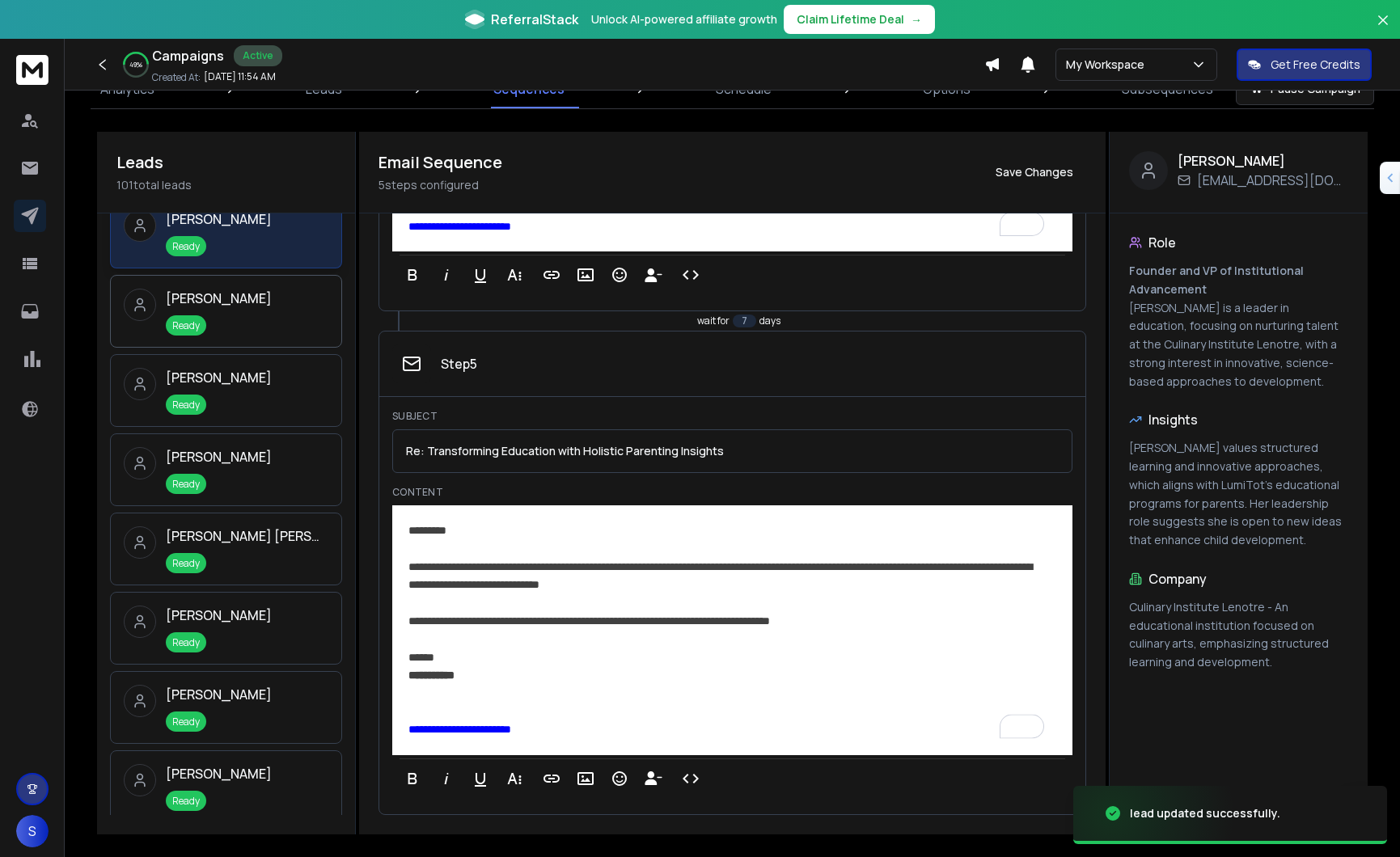
click at [235, 289] on h3 "[PERSON_NAME]" at bounding box center [218, 299] width 106 height 19
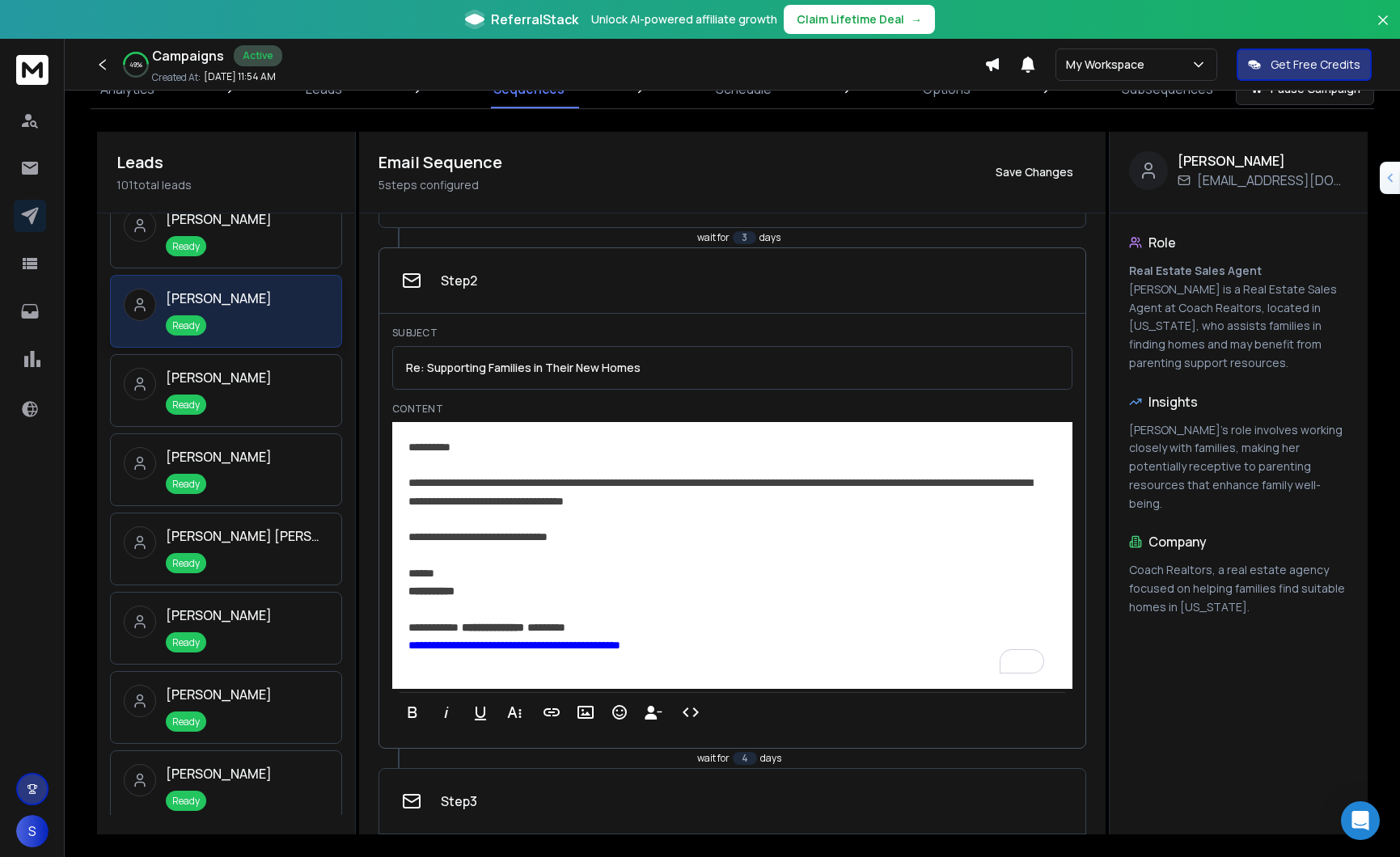
scroll to position [626, 0]
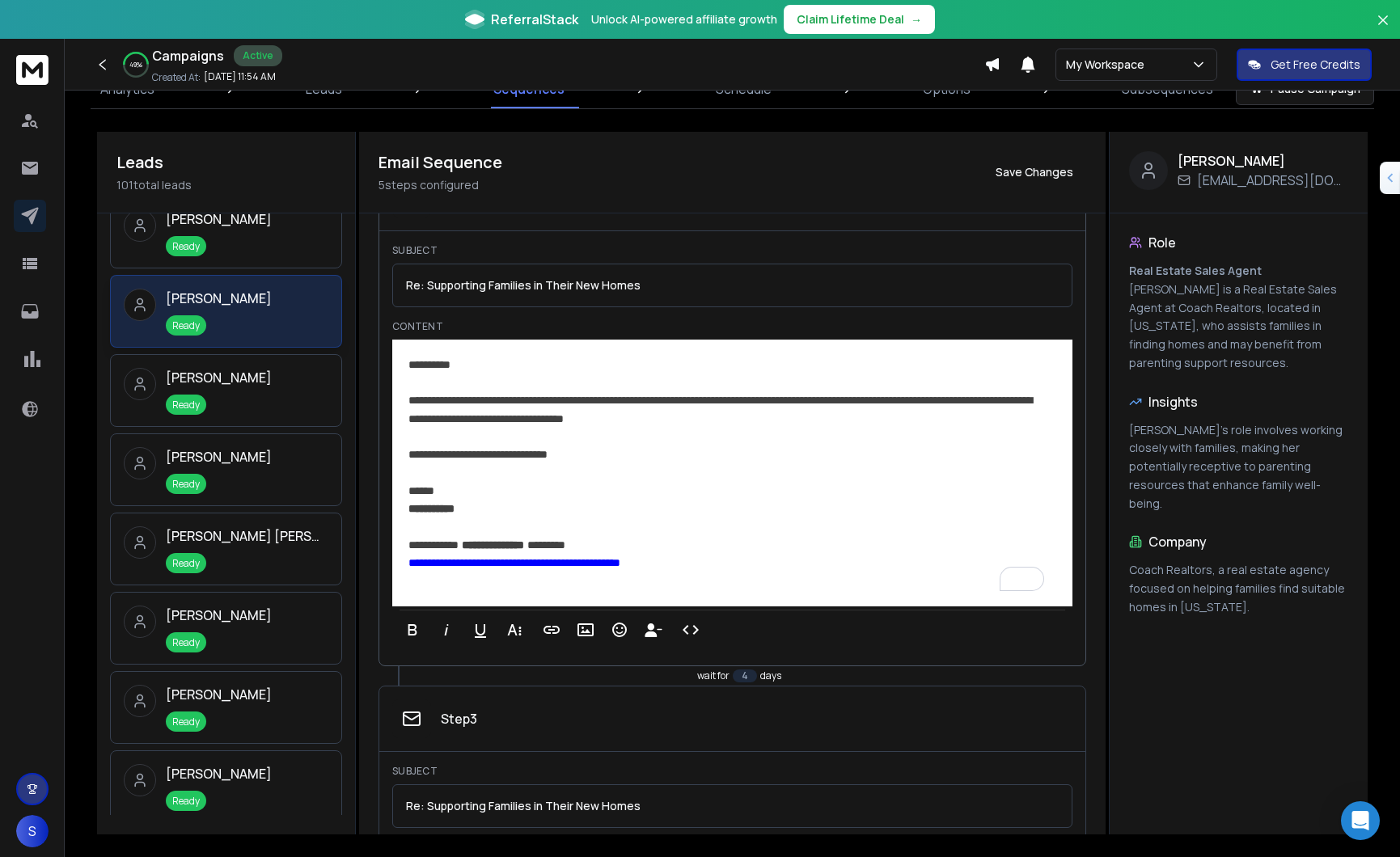
click at [555, 599] on div "**********" at bounding box center [732, 473] width 681 height 268
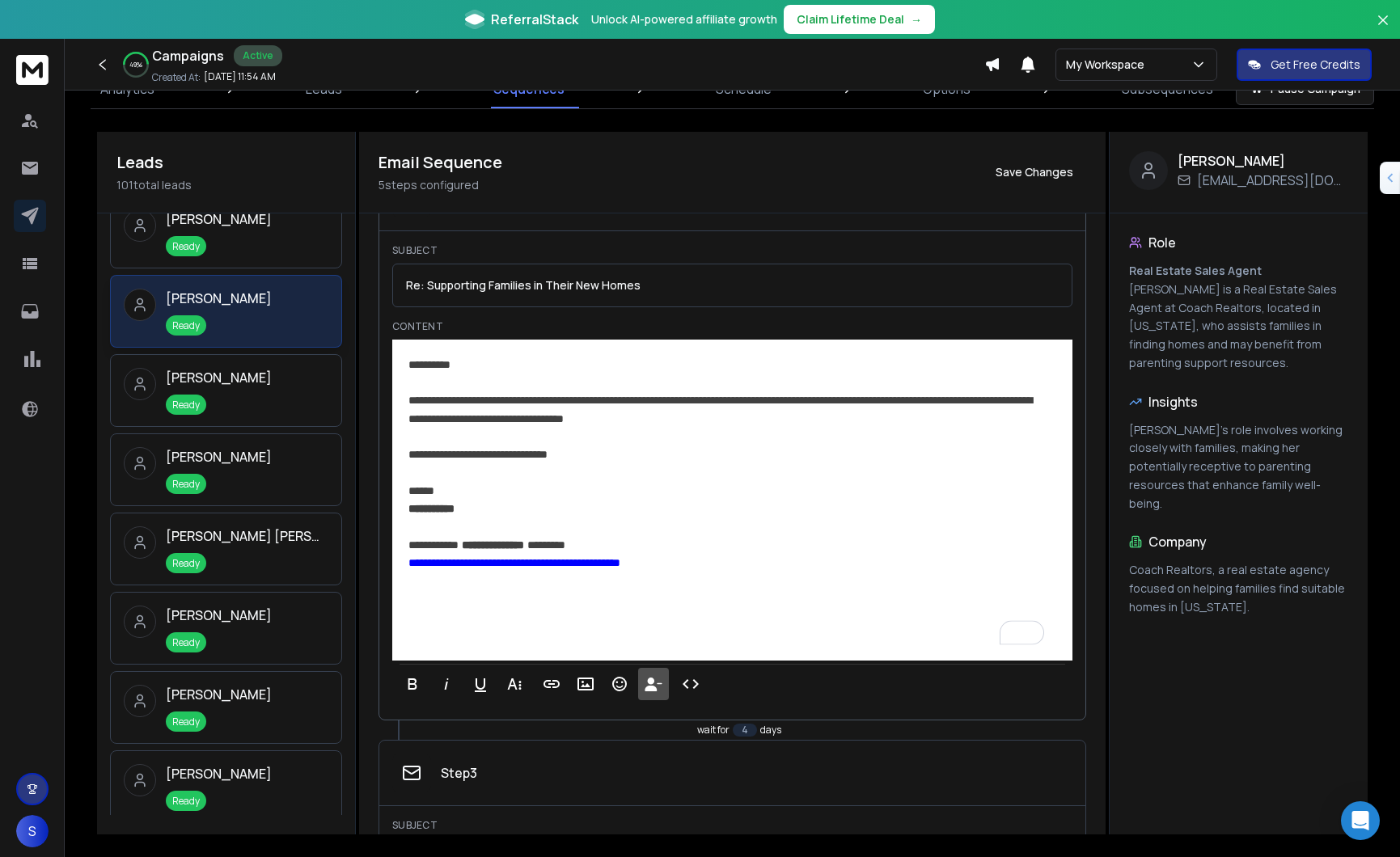
click at [644, 678] on icon "button" at bounding box center [654, 685] width 19 height 14
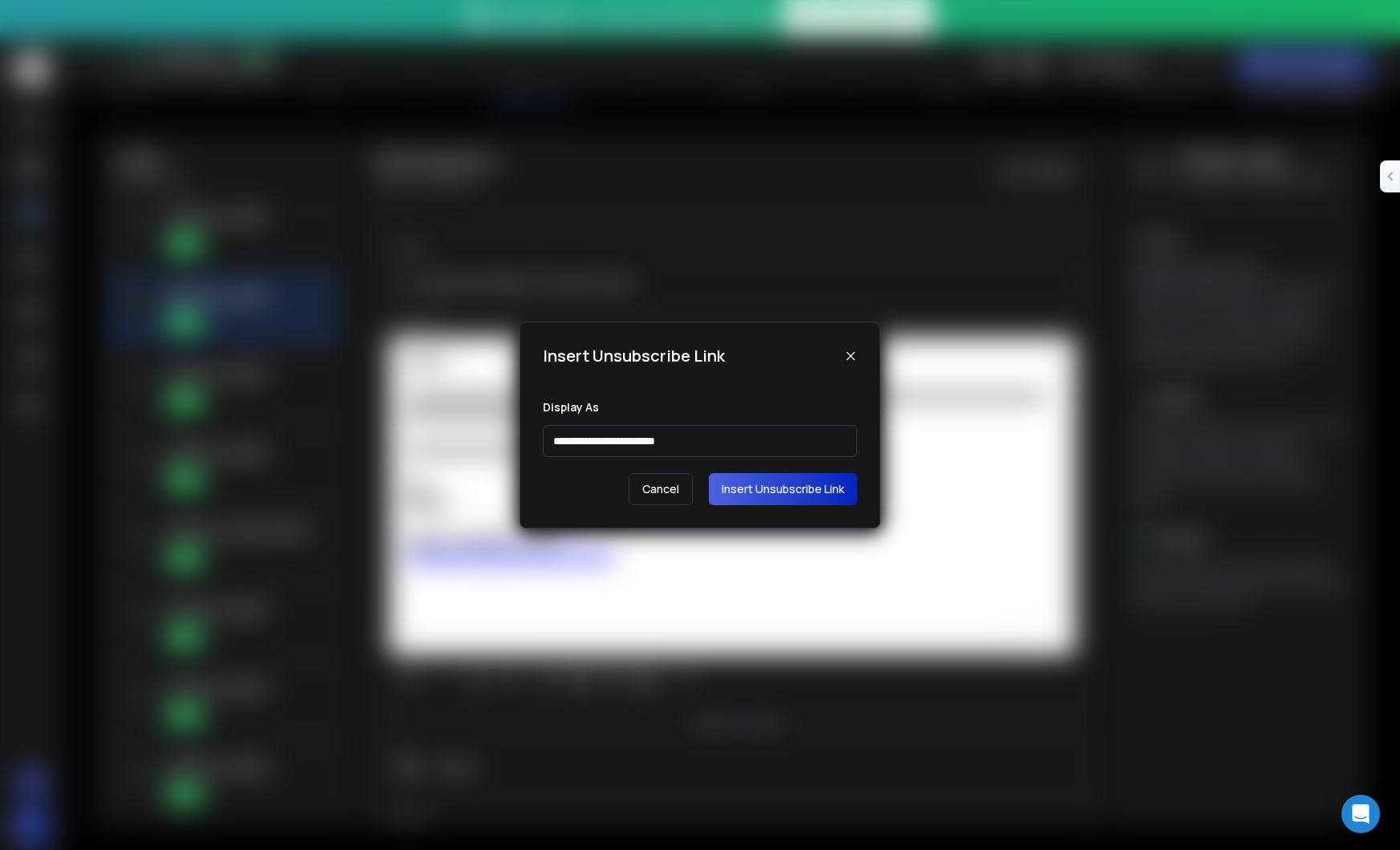
click at [758, 485] on button "Insert Unsubscribe Link" at bounding box center [783, 490] width 148 height 32
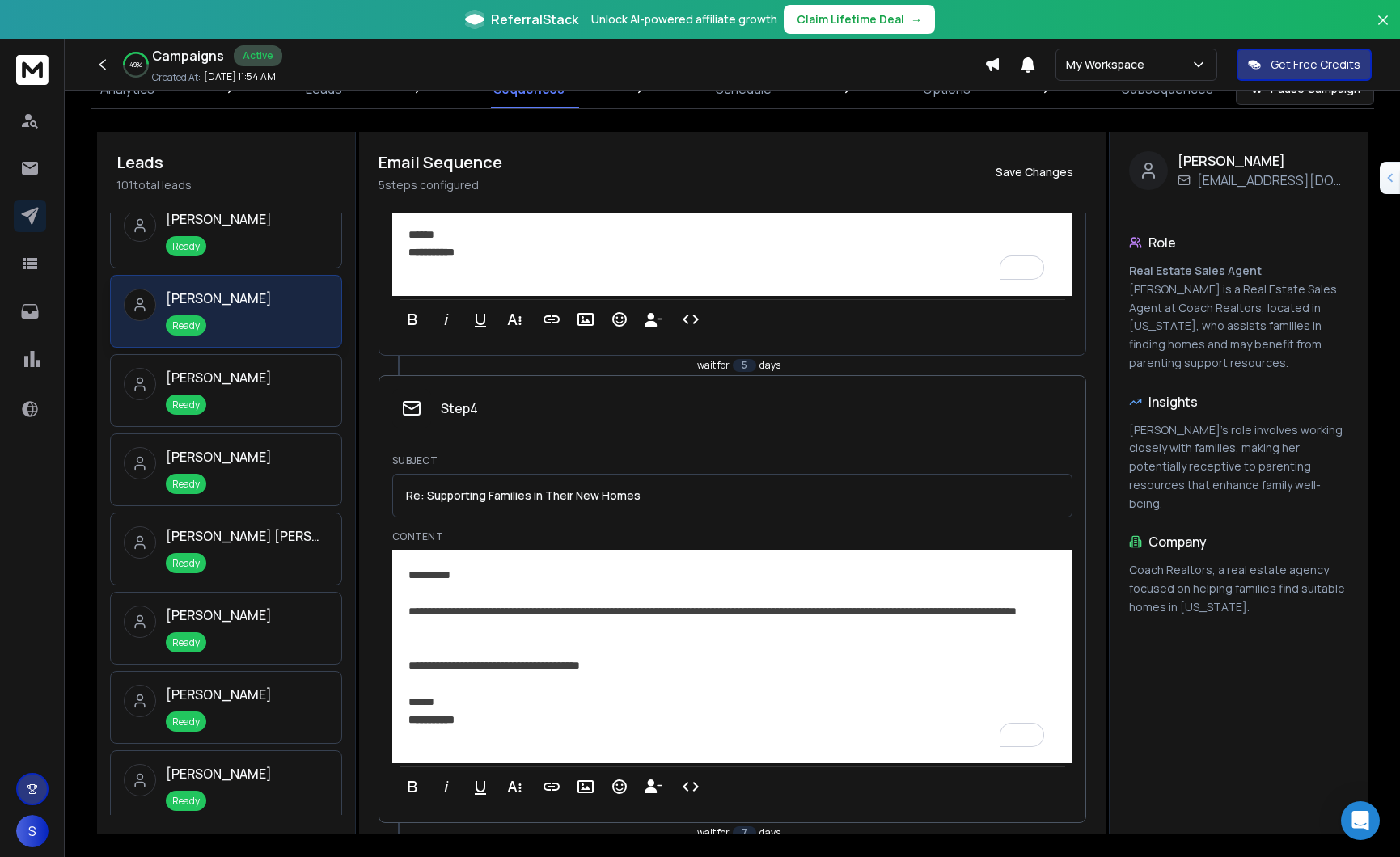
scroll to position [1307, 0]
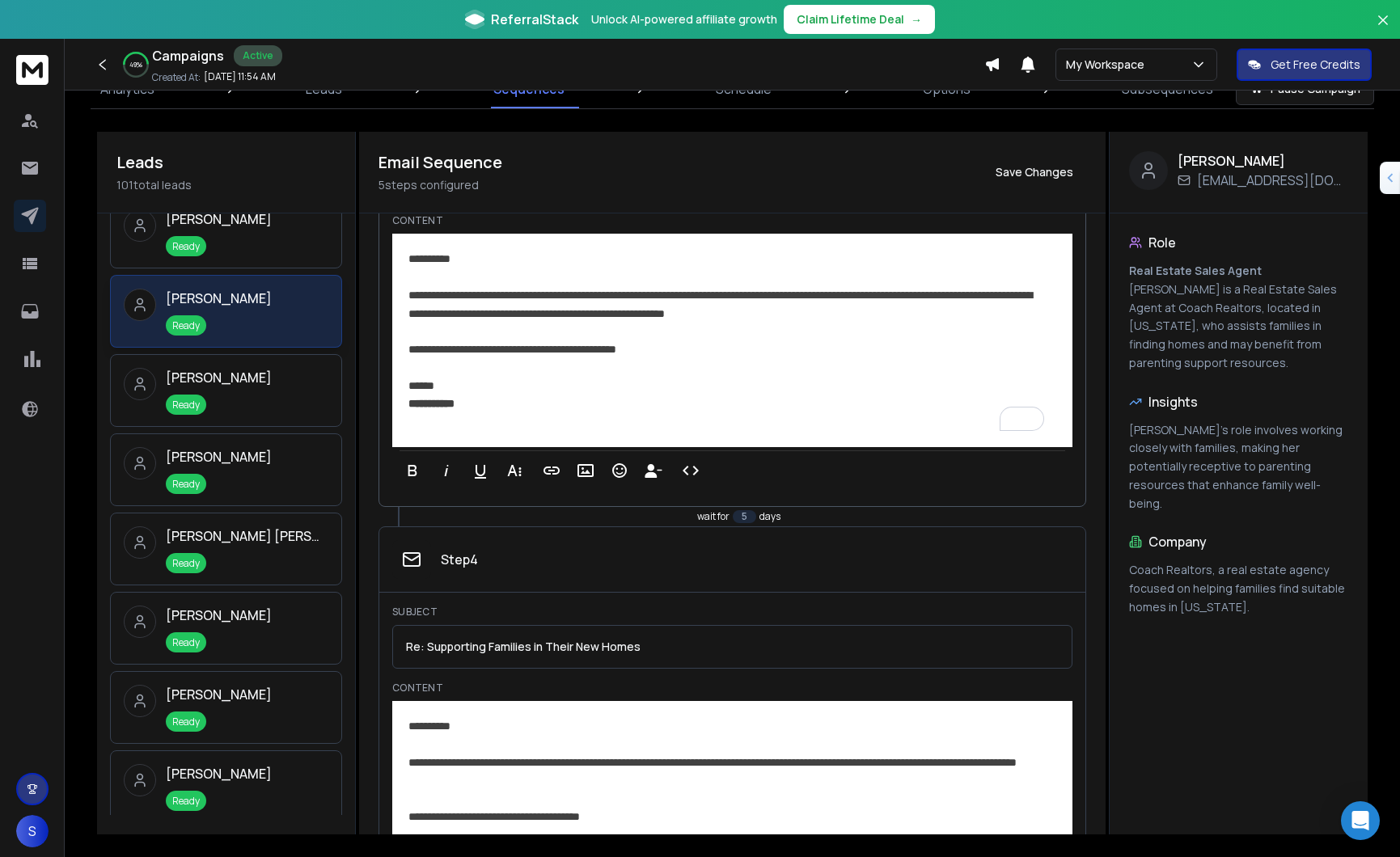
click at [447, 443] on div "**********" at bounding box center [732, 341] width 681 height 214
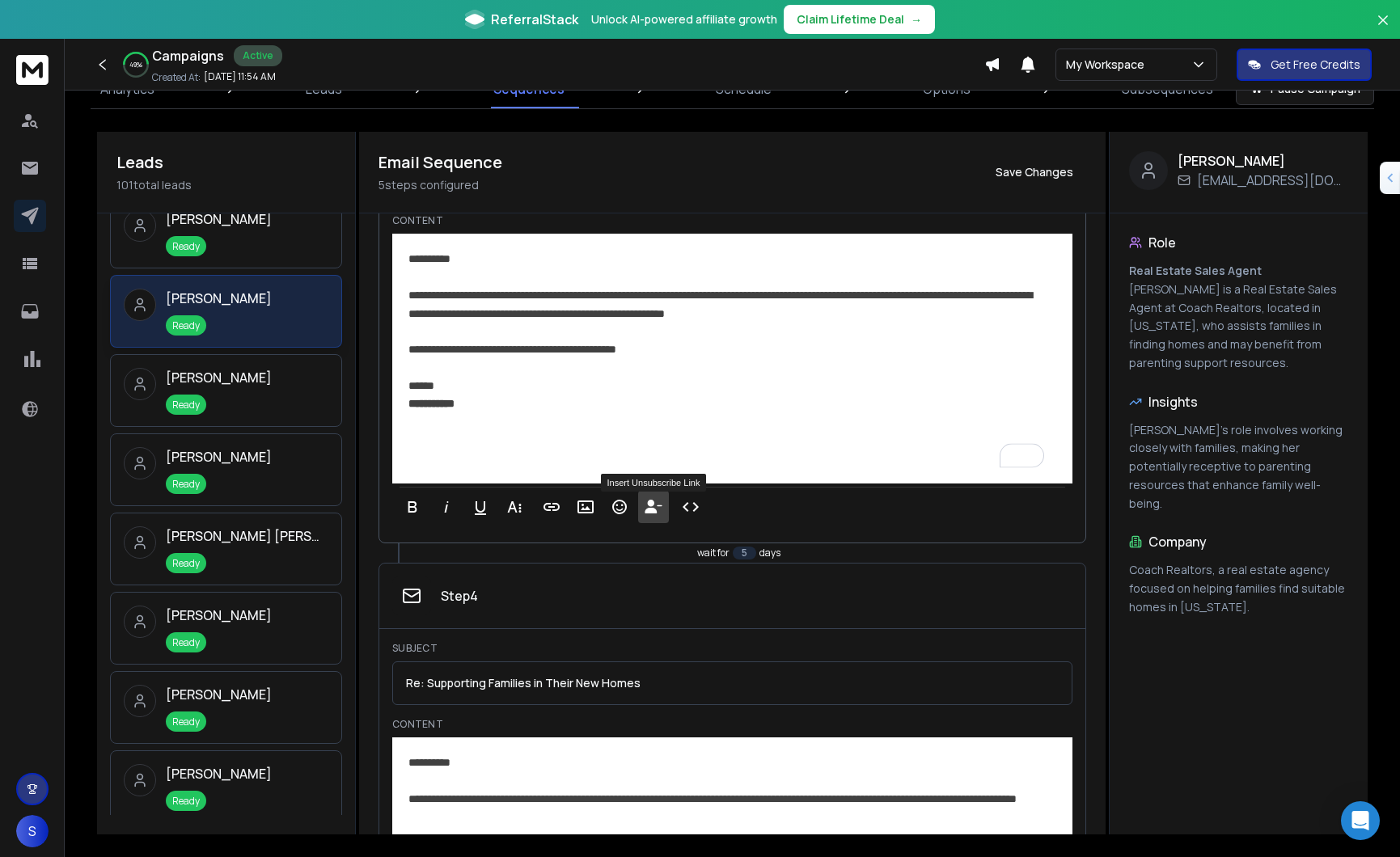
click at [654, 507] on icon "button" at bounding box center [654, 507] width 19 height 14
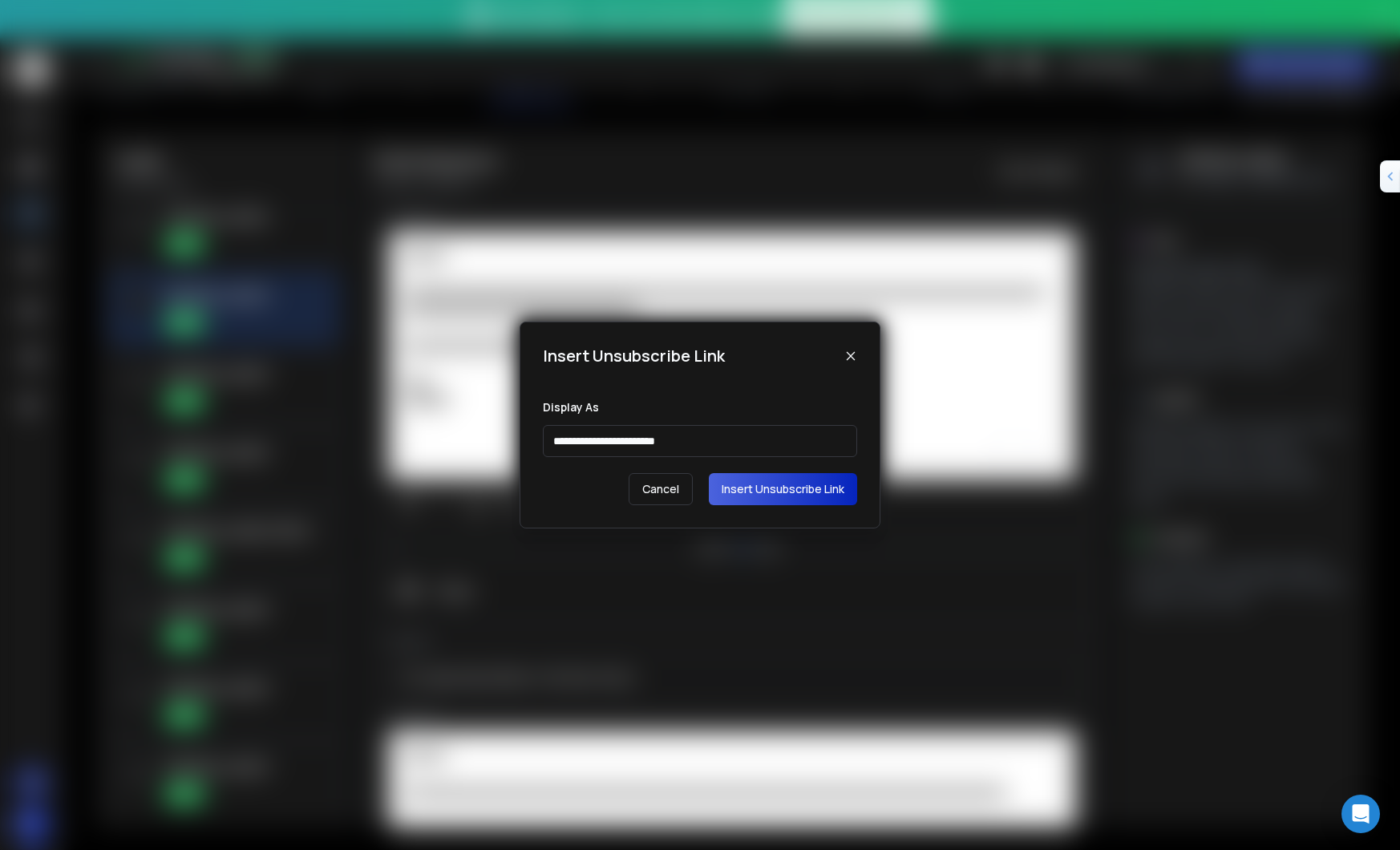
click at [739, 481] on button "Insert Unsubscribe Link" at bounding box center [783, 490] width 148 height 32
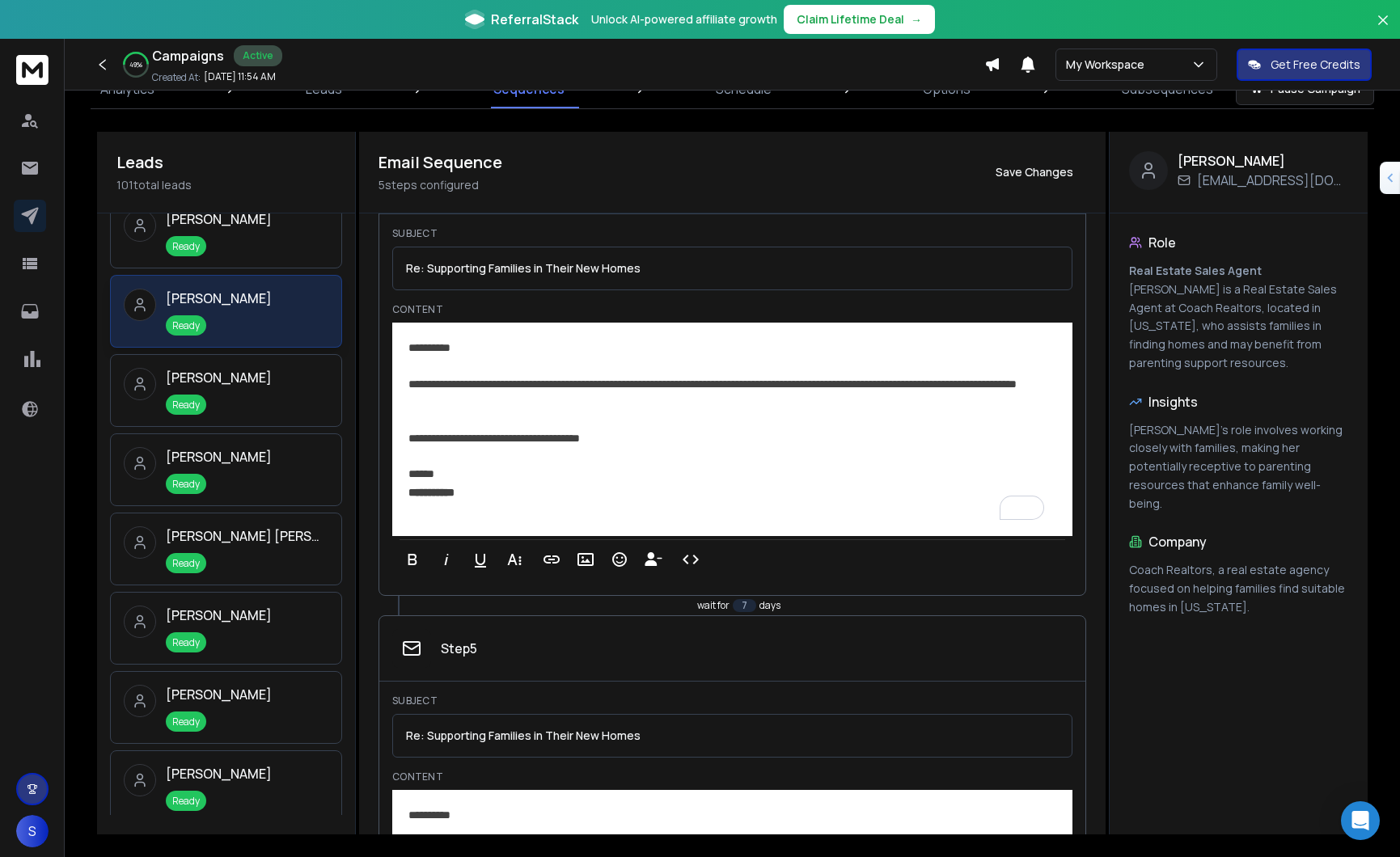
scroll to position [1743, 0]
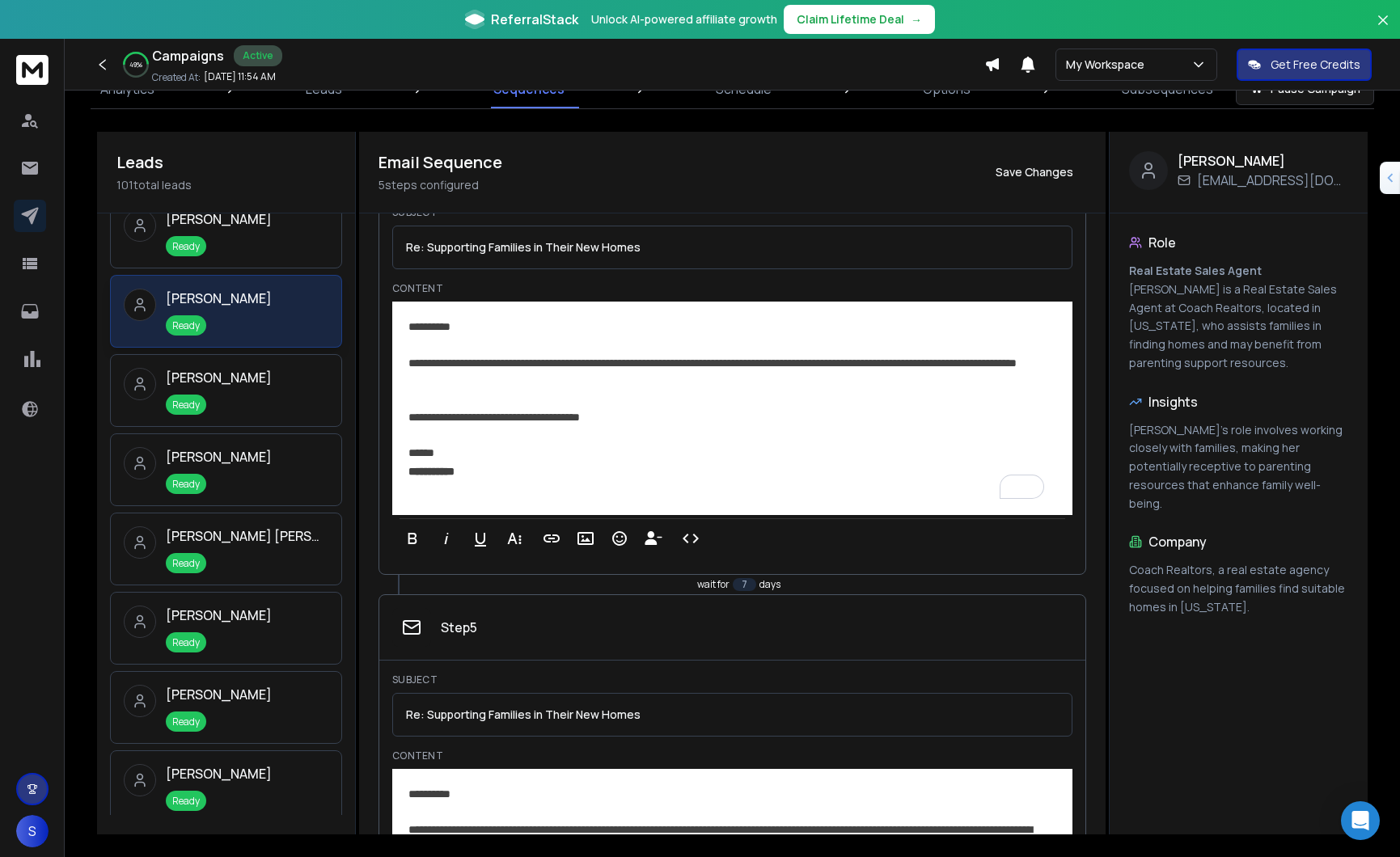
click at [489, 503] on div "**********" at bounding box center [732, 409] width 681 height 214
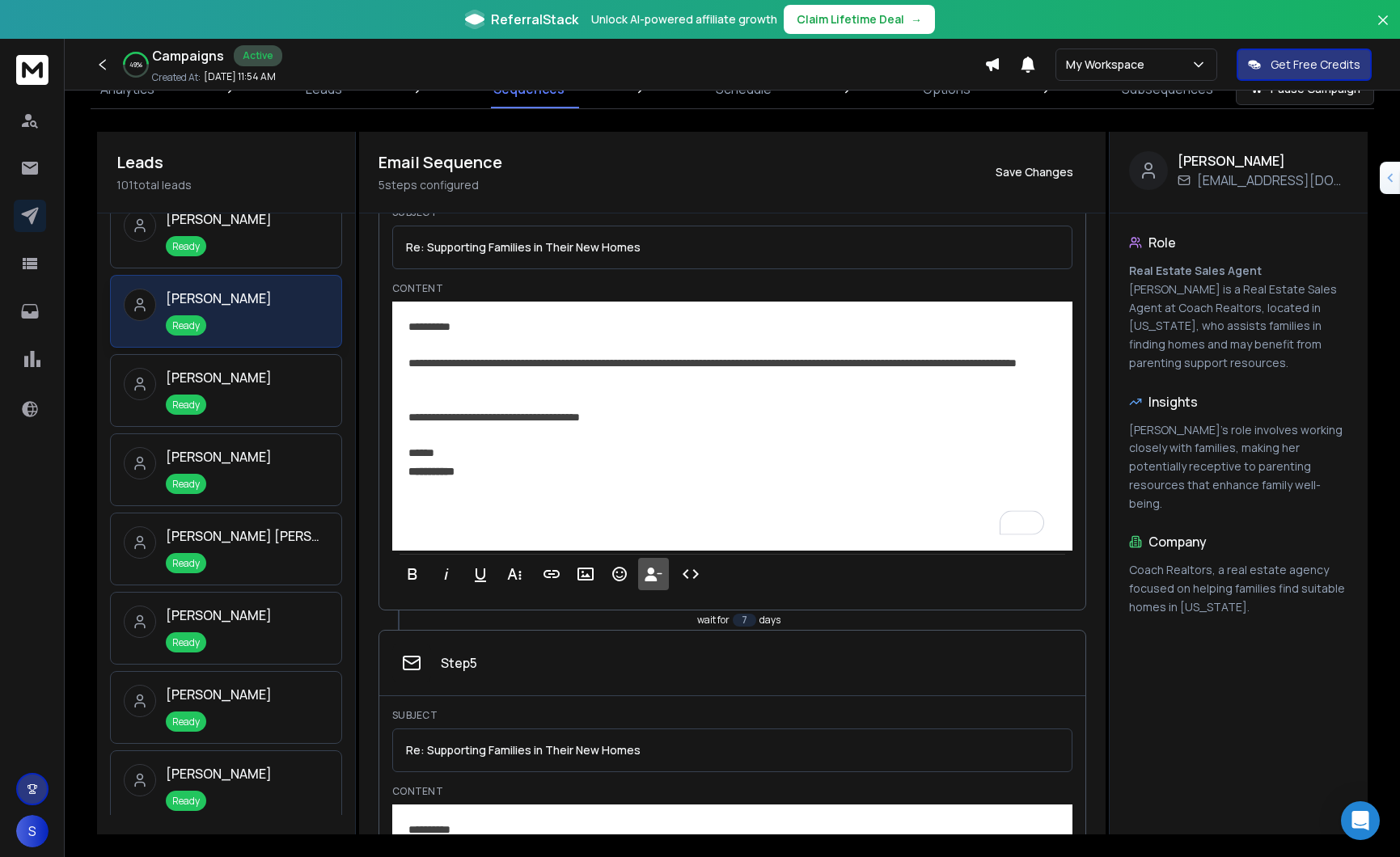
click at [660, 579] on icon "button" at bounding box center [654, 575] width 19 height 14
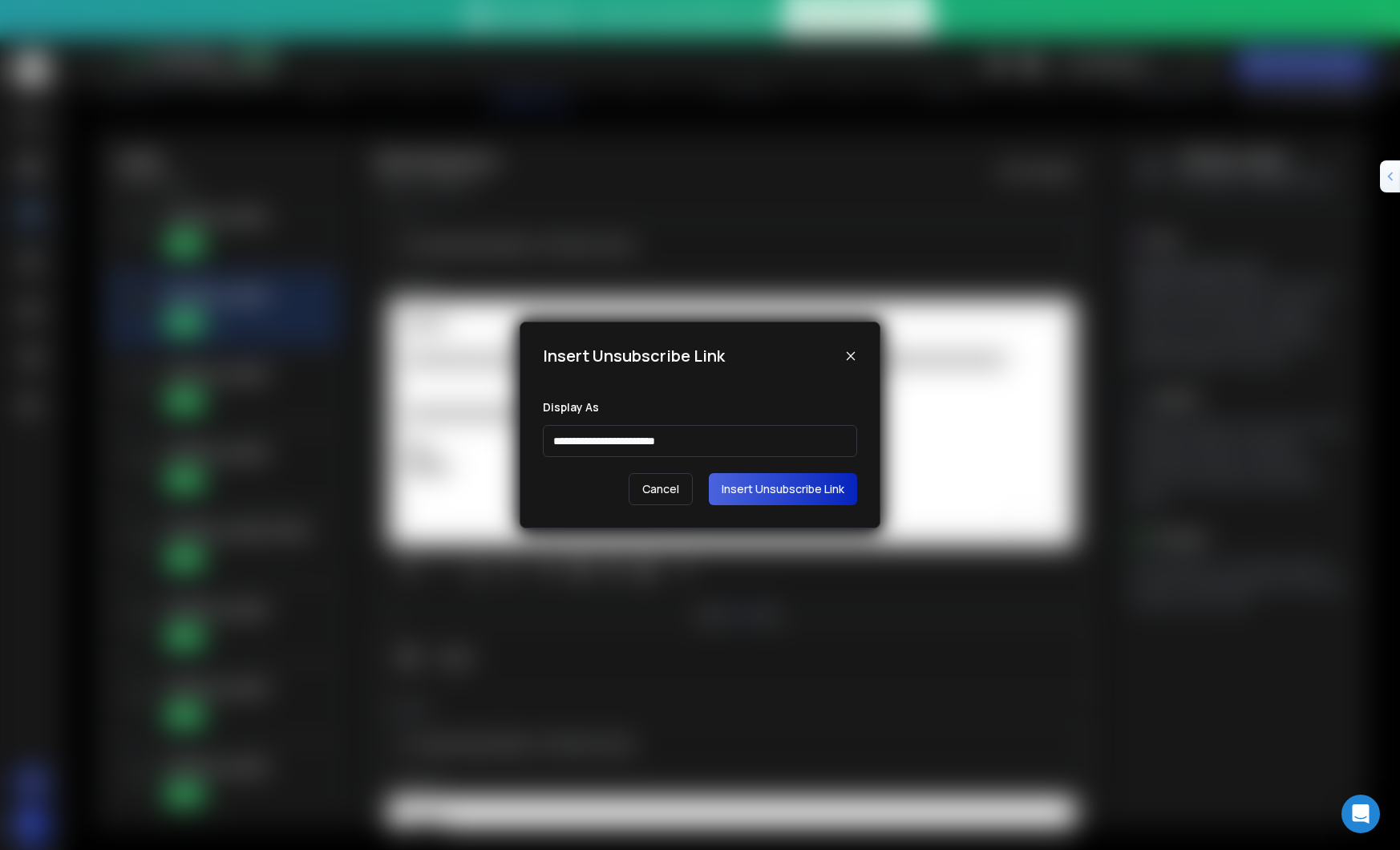
click at [742, 498] on button "Insert Unsubscribe Link" at bounding box center [783, 490] width 148 height 32
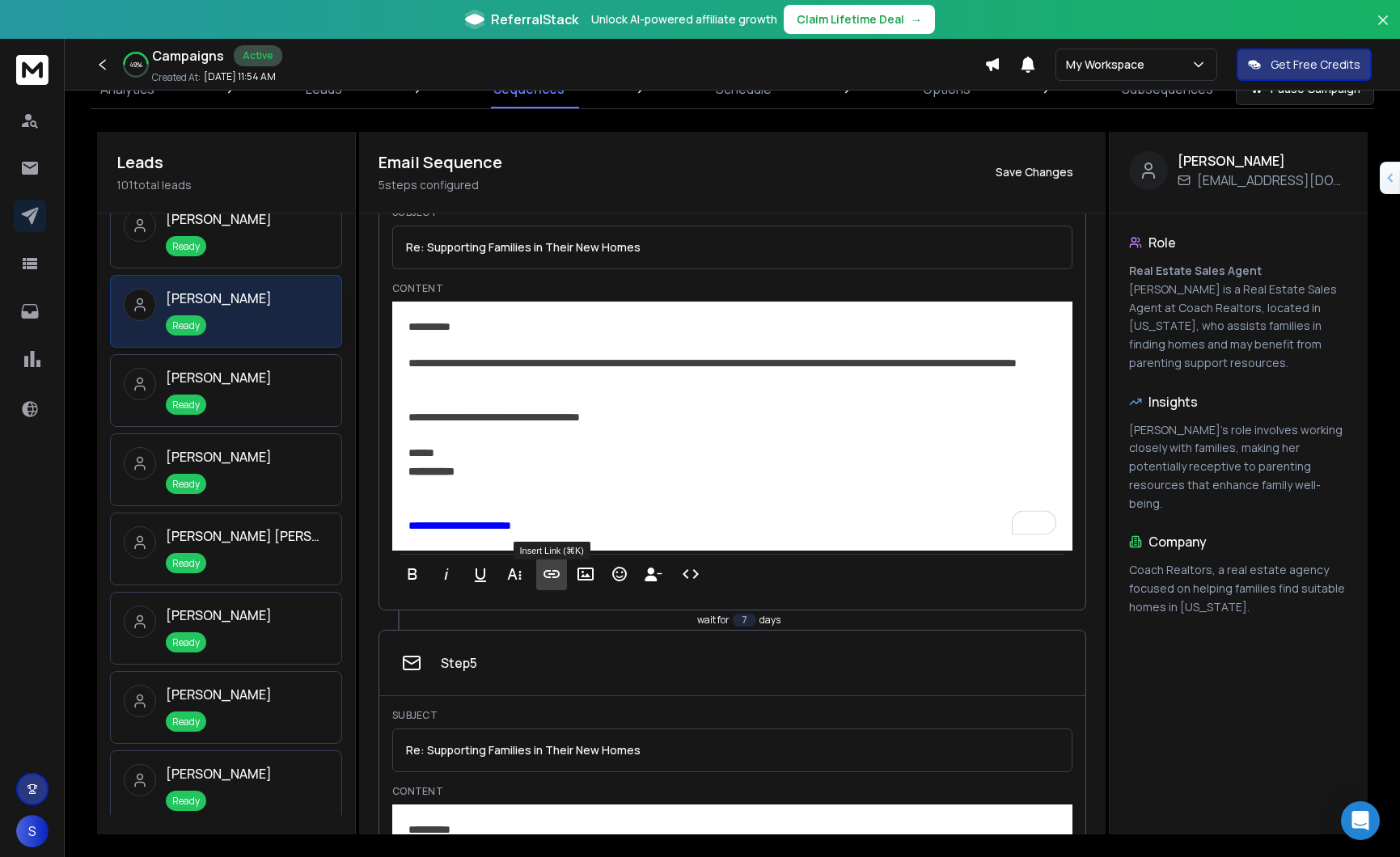
scroll to position [2007, 0]
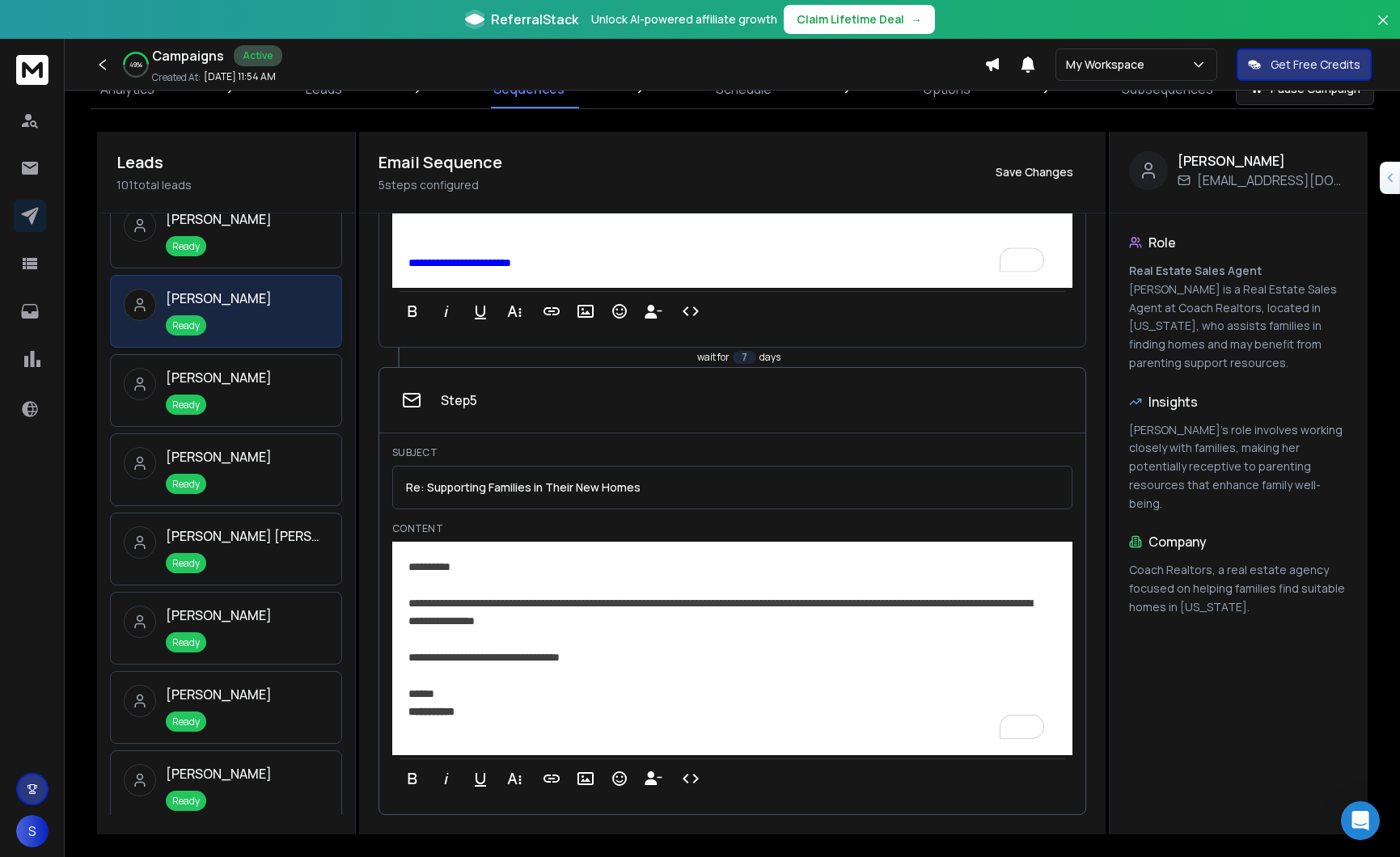
click at [452, 740] on div "**********" at bounding box center [732, 649] width 681 height 214
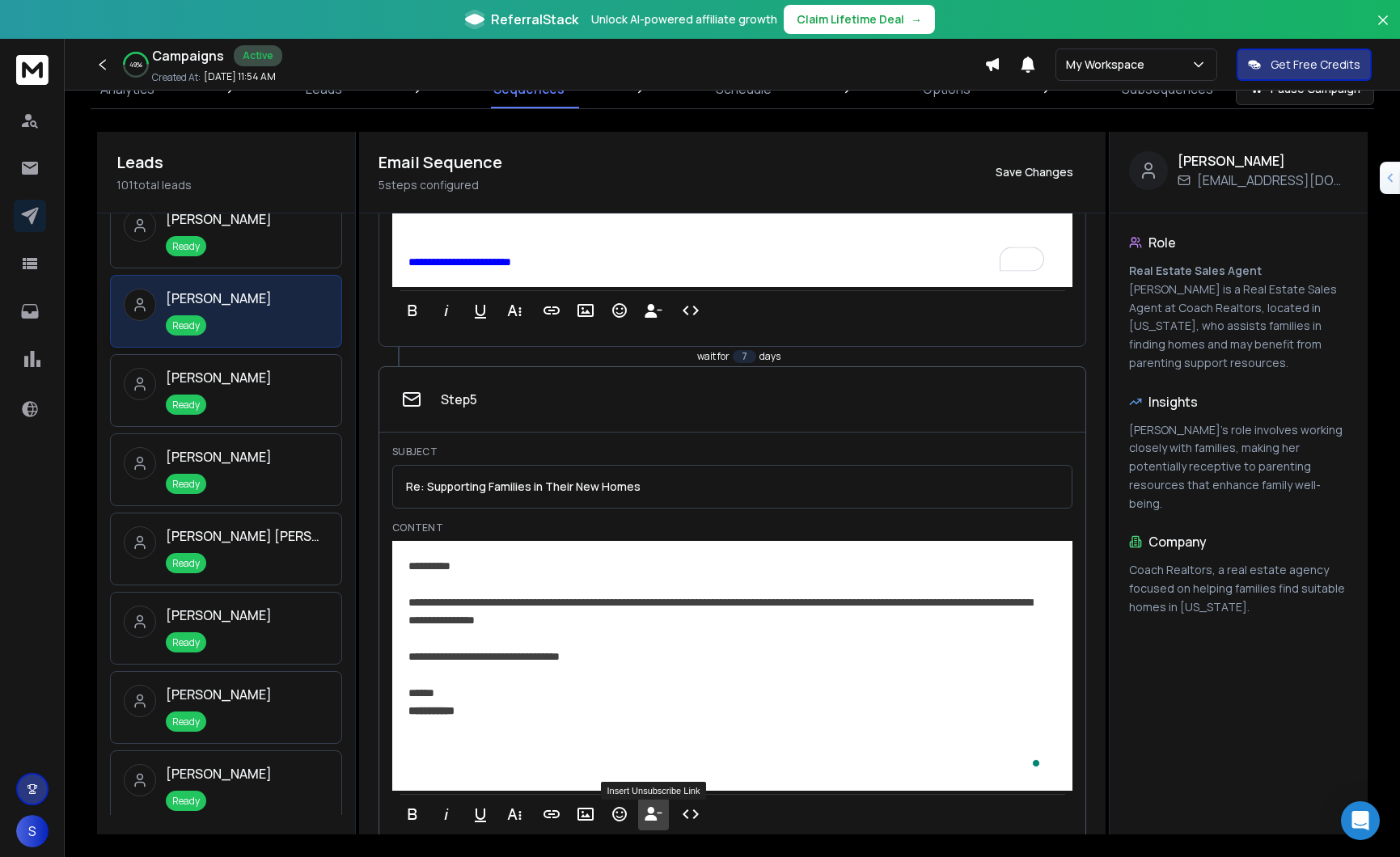
click at [668, 821] on button "Insert Unsubscribe Link" at bounding box center [654, 815] width 31 height 32
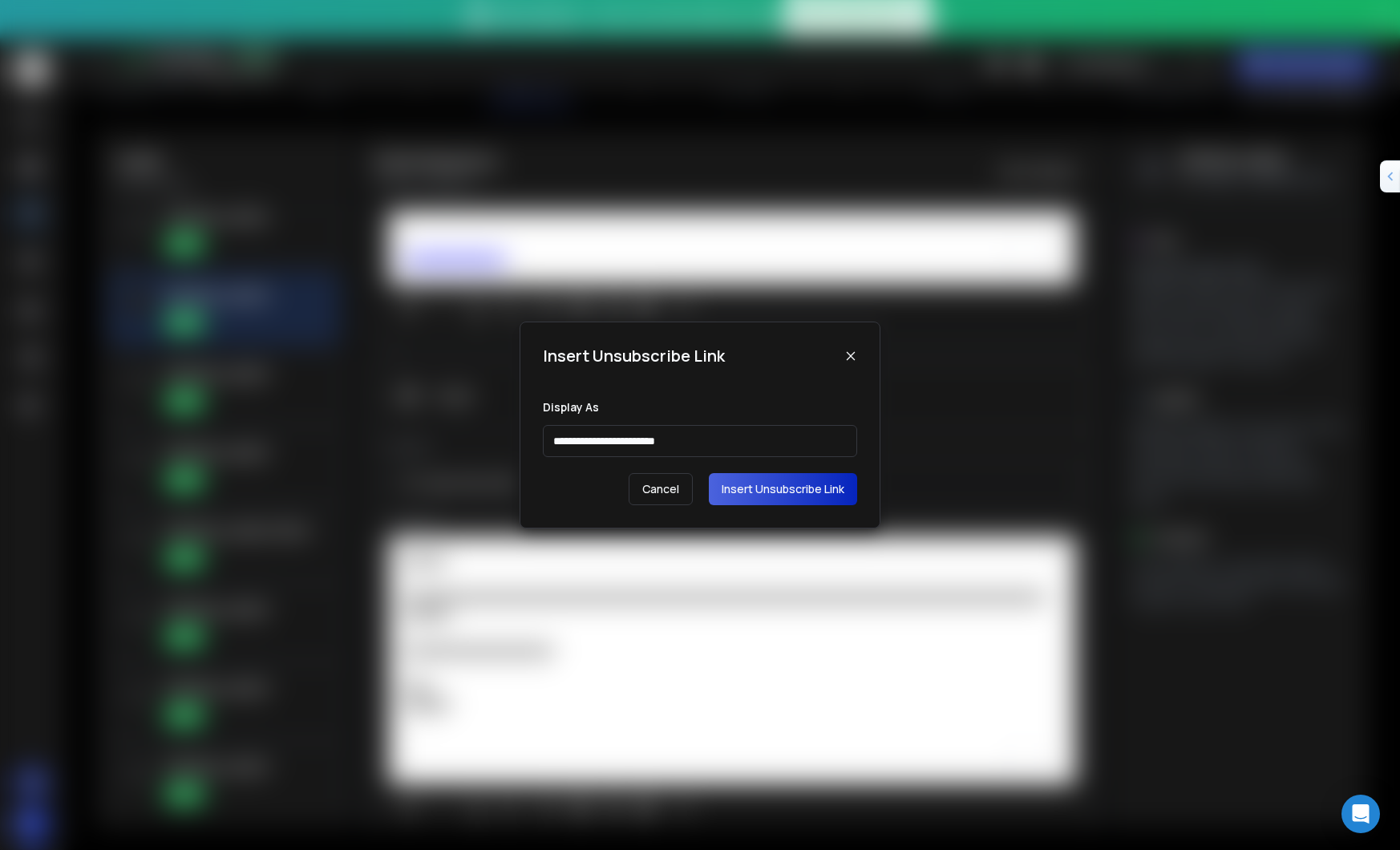
click at [750, 498] on button "Insert Unsubscribe Link" at bounding box center [783, 490] width 148 height 32
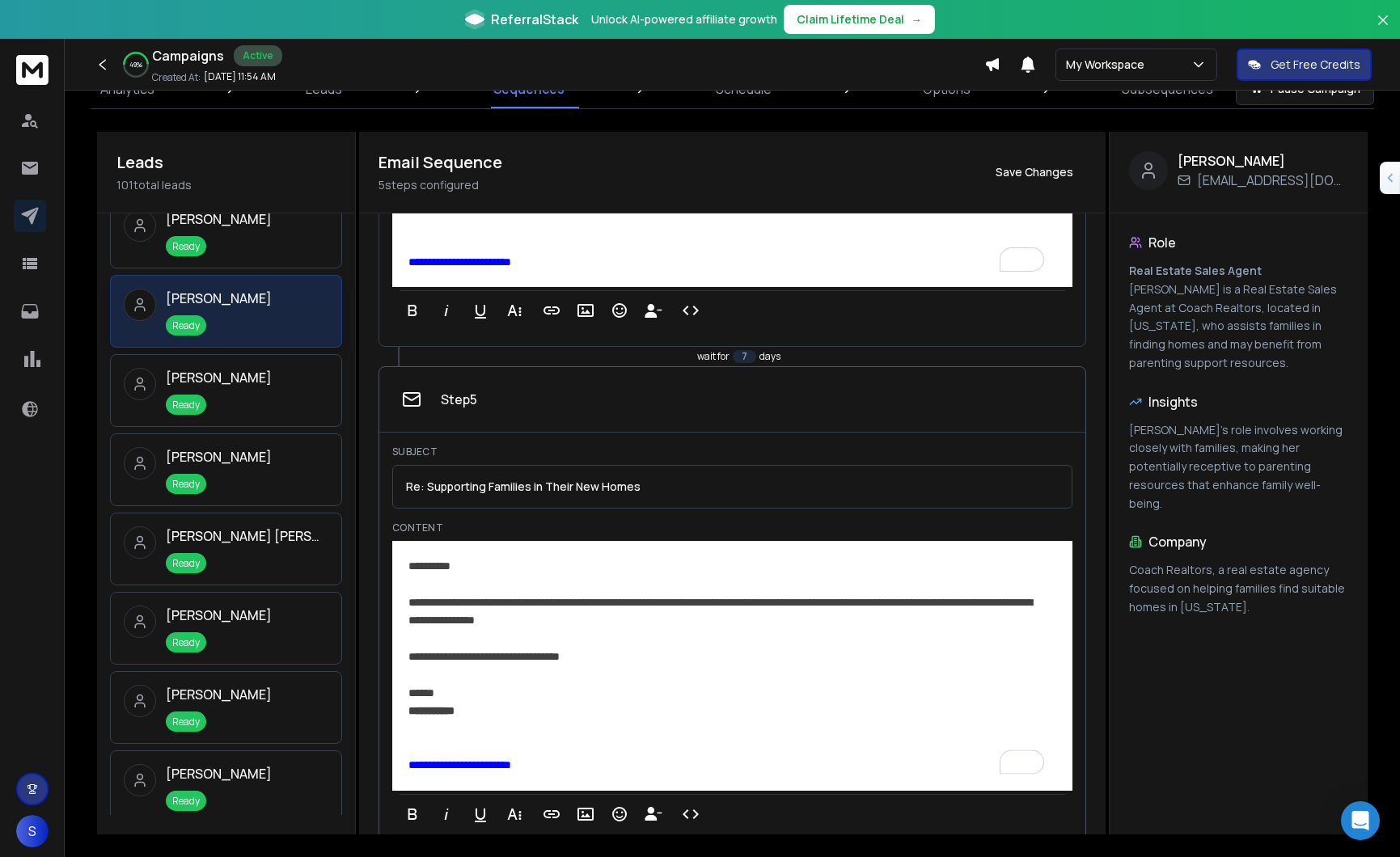
click at [1029, 176] on button "Save Changes" at bounding box center [1034, 172] width 104 height 32
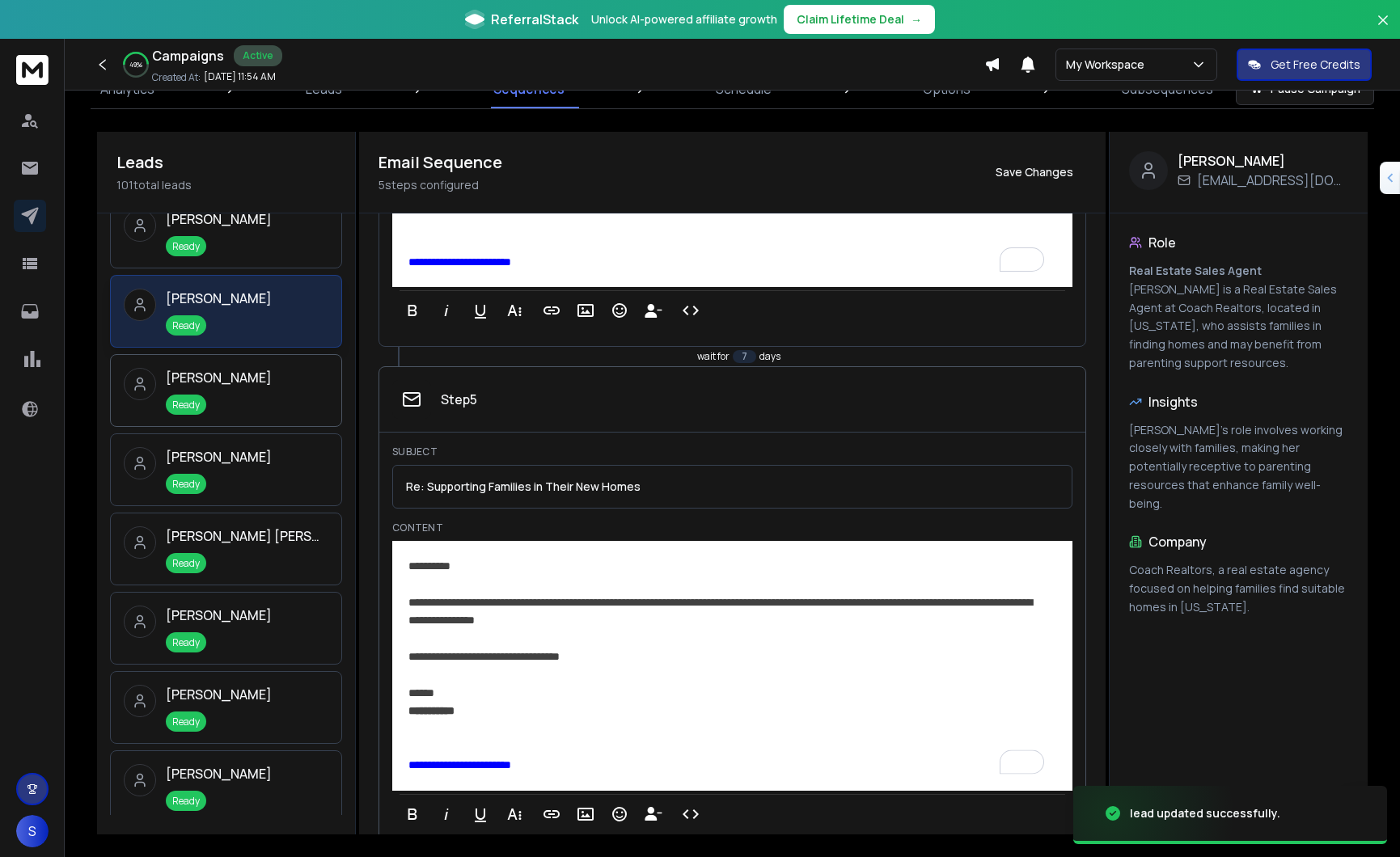
click at [240, 385] on h3 "[PERSON_NAME]" at bounding box center [218, 378] width 106 height 19
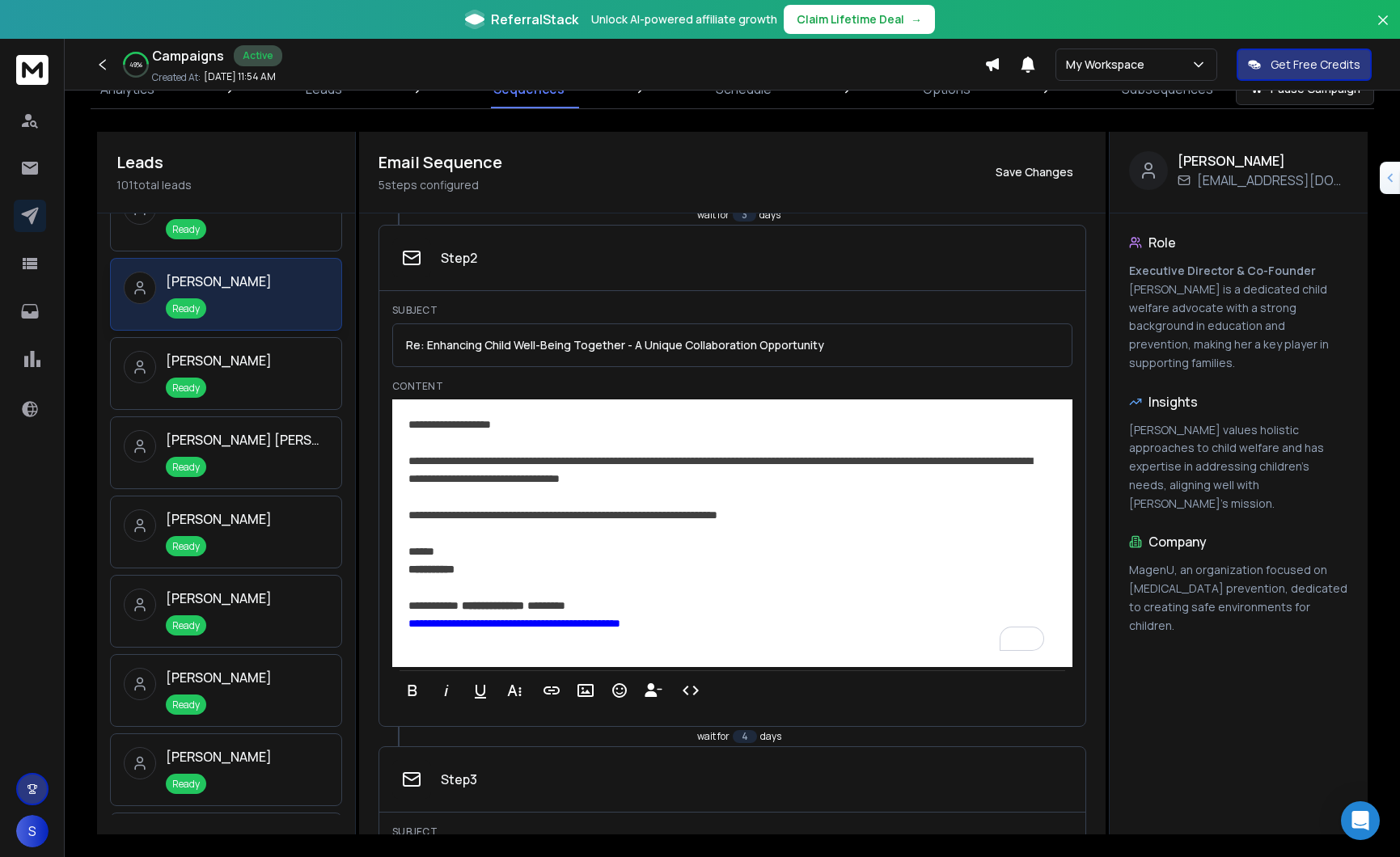
scroll to position [694, 0]
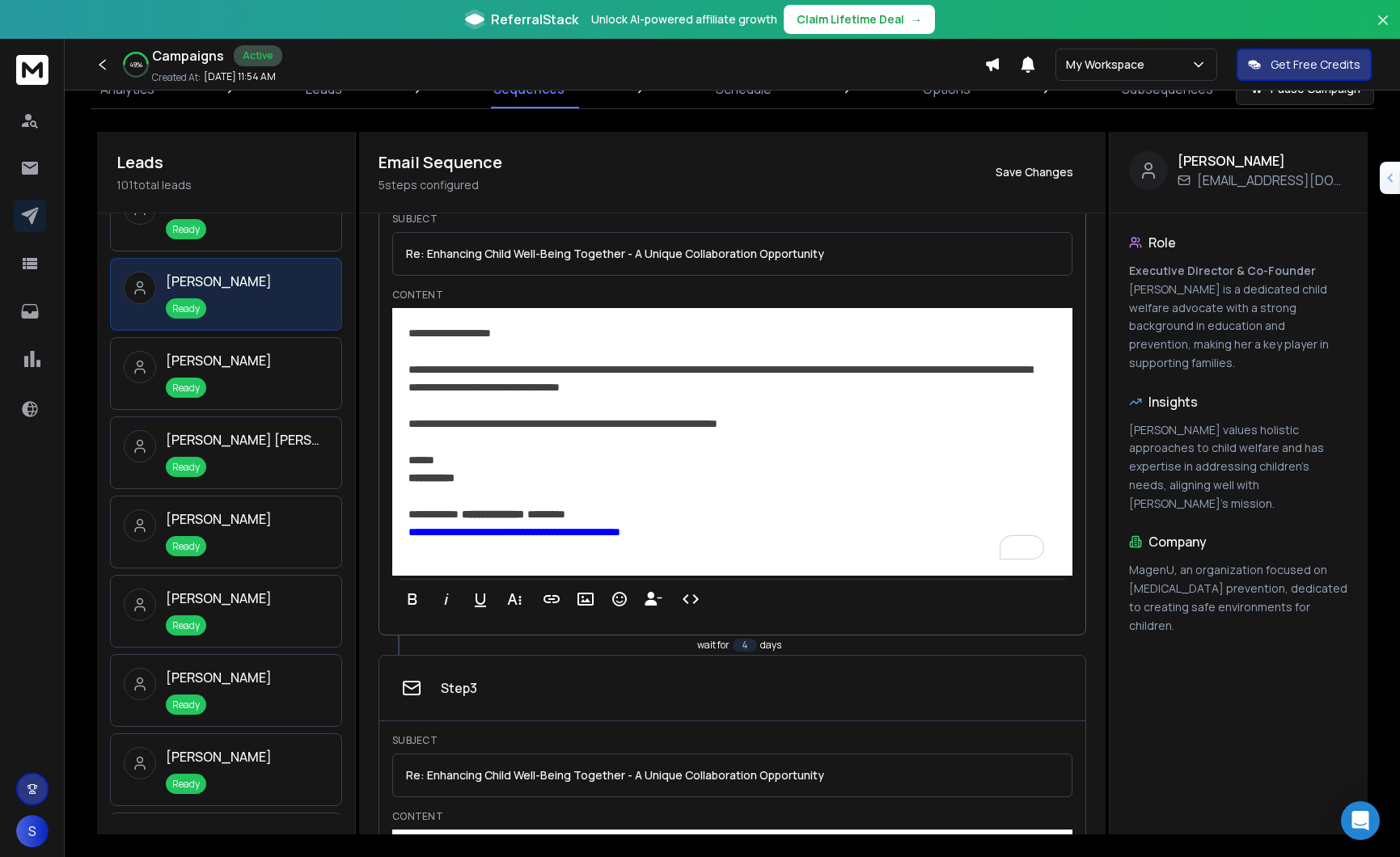
click at [515, 546] on div "To enrich screen reader interactions, please activate Accessibility in Grammarl…" at bounding box center [732, 551] width 648 height 18
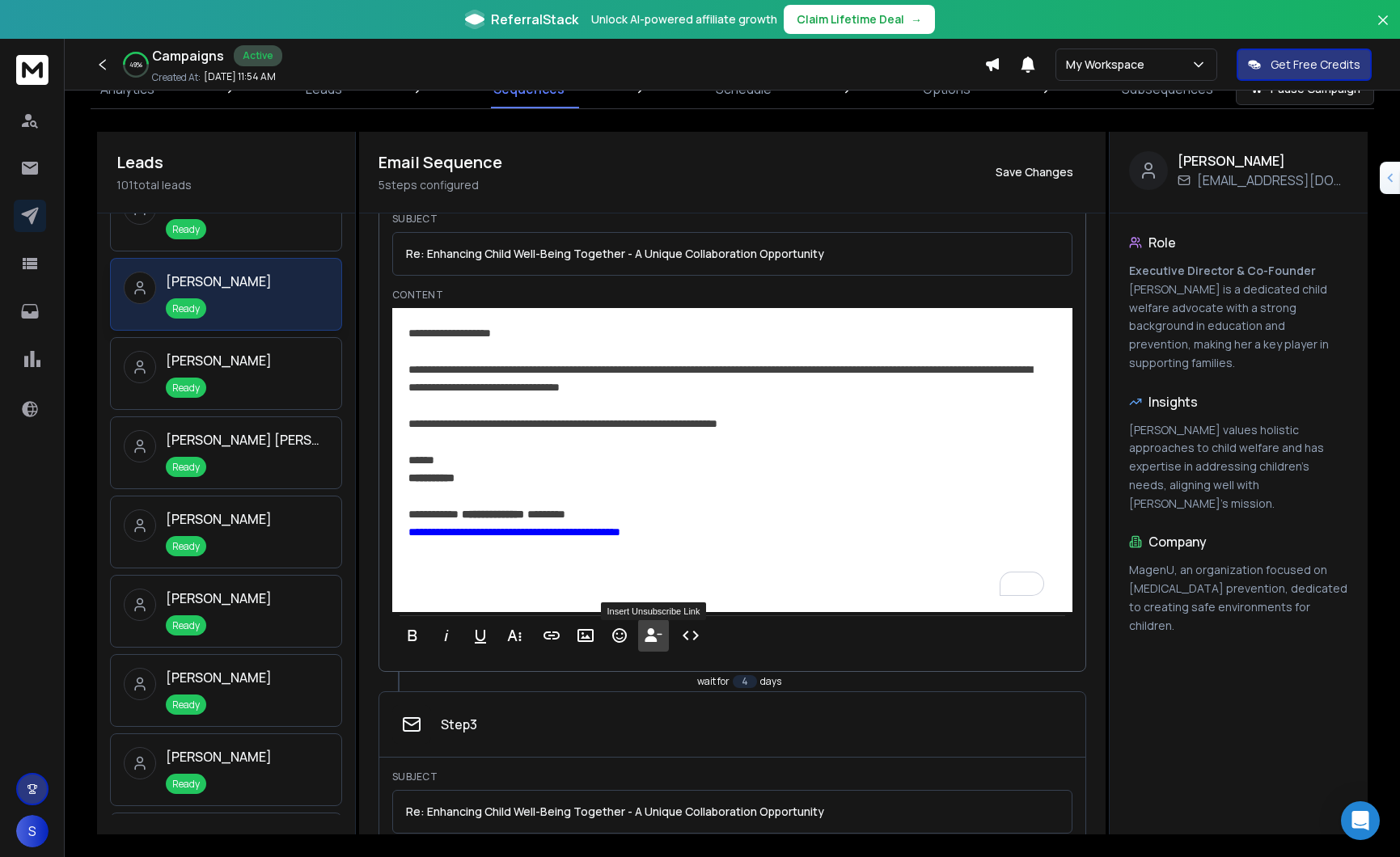
click at [660, 647] on button "Insert Unsubscribe Link" at bounding box center [654, 636] width 31 height 32
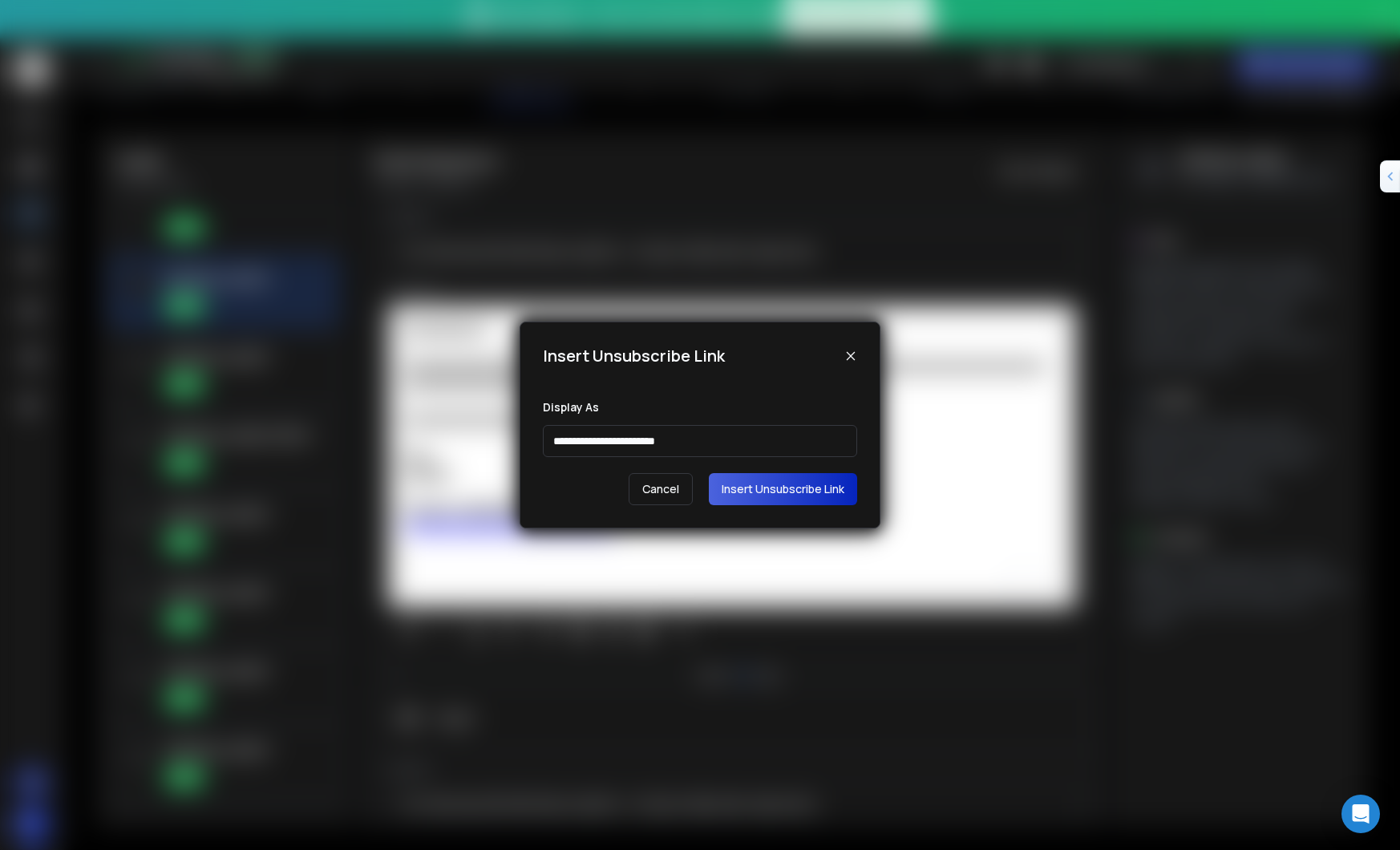
click at [781, 481] on button "Insert Unsubscribe Link" at bounding box center [783, 490] width 148 height 32
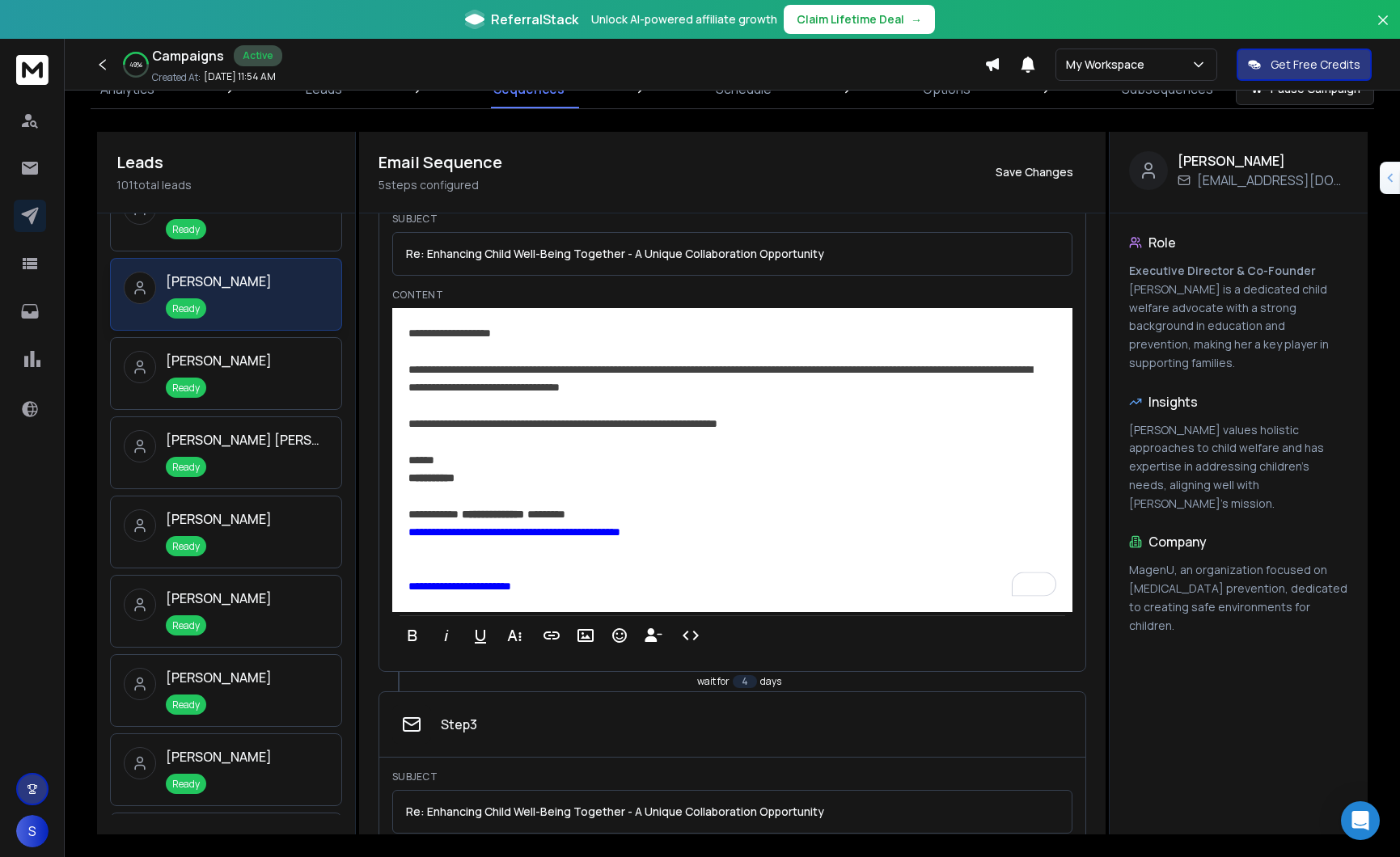
click at [520, 549] on div "To enrich screen reader interactions, please activate Accessibility in Grammarl…" at bounding box center [732, 551] width 648 height 18
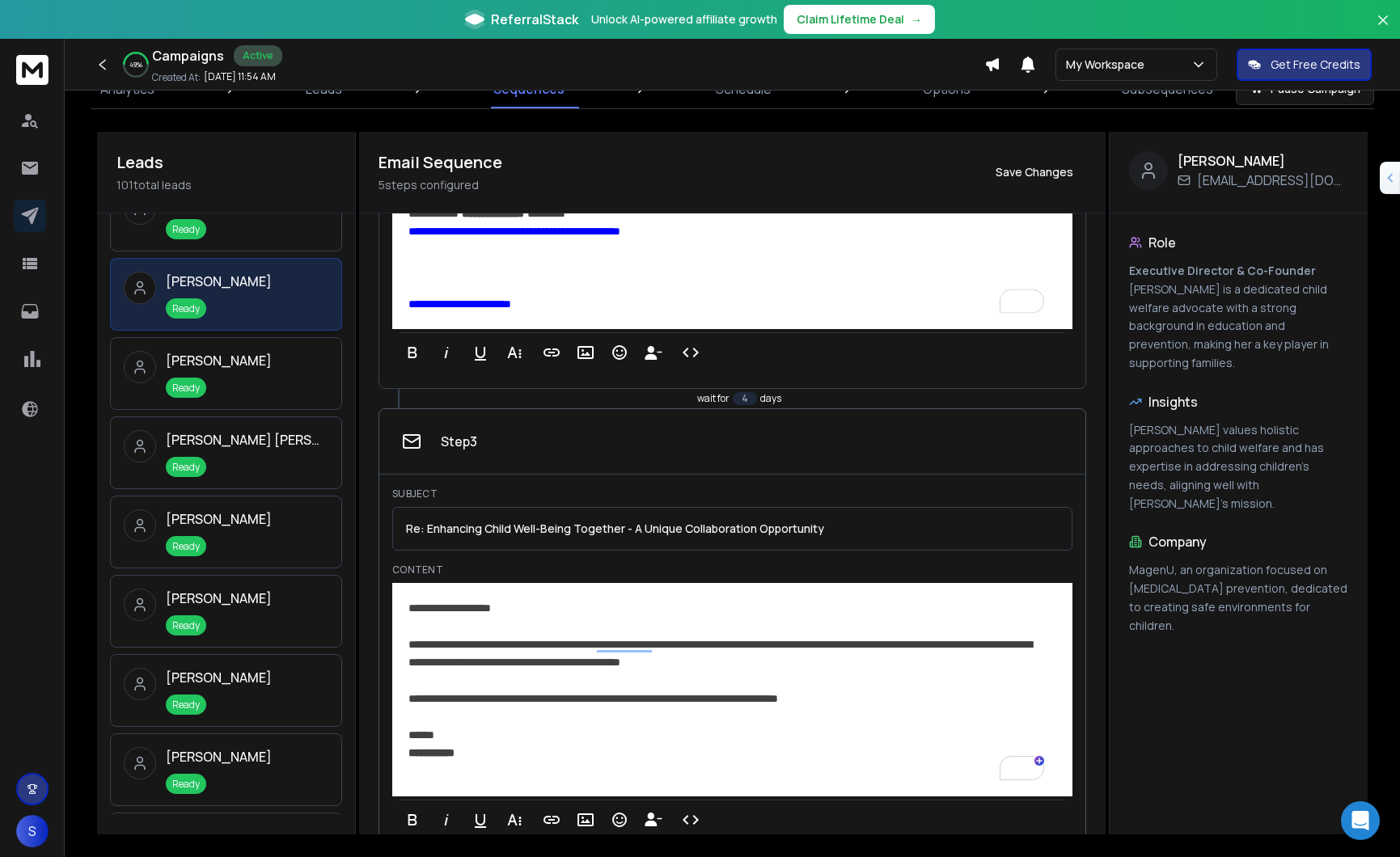
scroll to position [1080, 0]
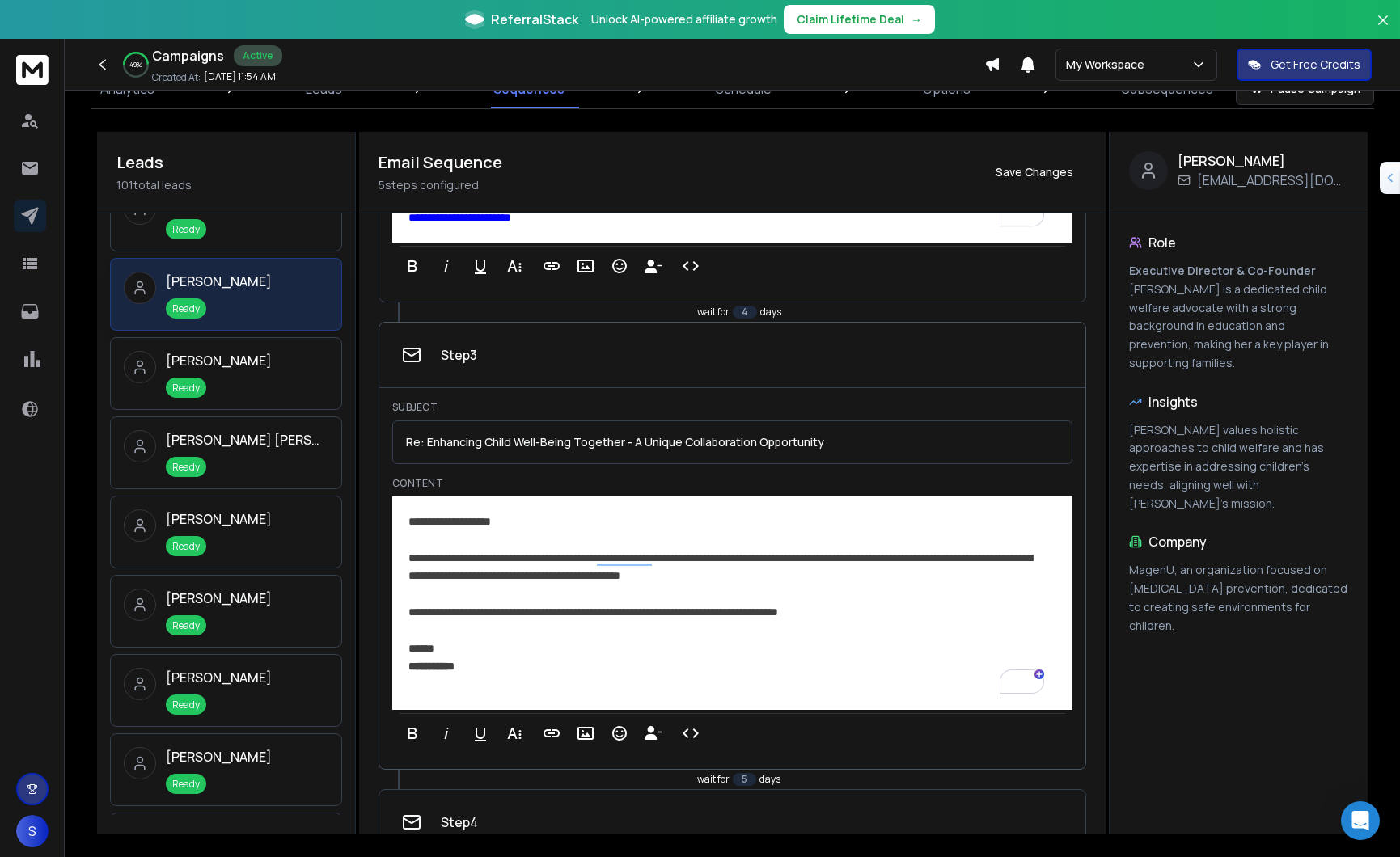
click at [455, 702] on div "**********" at bounding box center [732, 604] width 681 height 214
click at [472, 694] on div "**********" at bounding box center [732, 604] width 681 height 214
click at [469, 680] on div "To enrich screen reader interactions, please activate Accessibility in Grammarl…" at bounding box center [732, 685] width 648 height 18
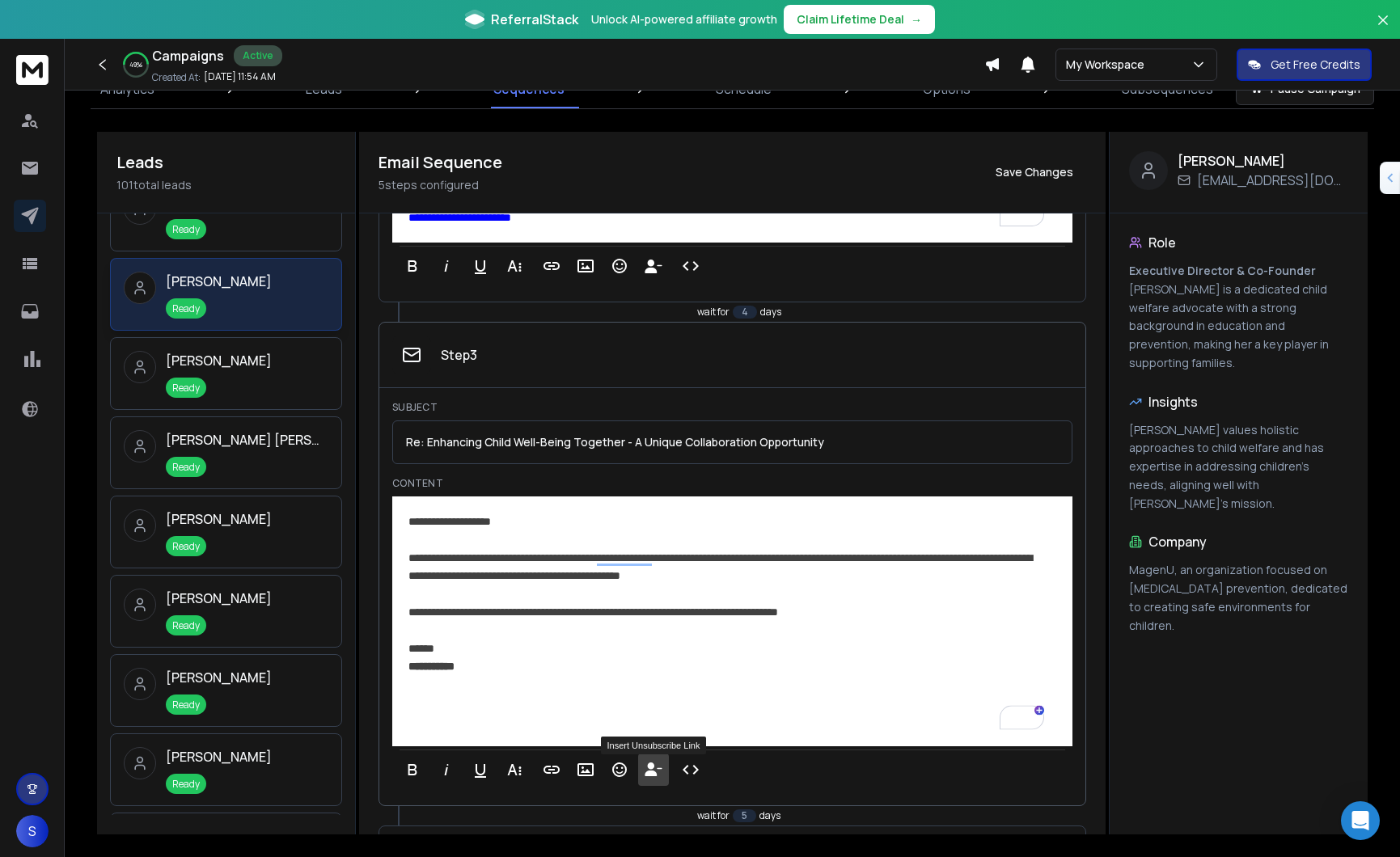
click at [644, 774] on icon "button" at bounding box center [654, 770] width 19 height 14
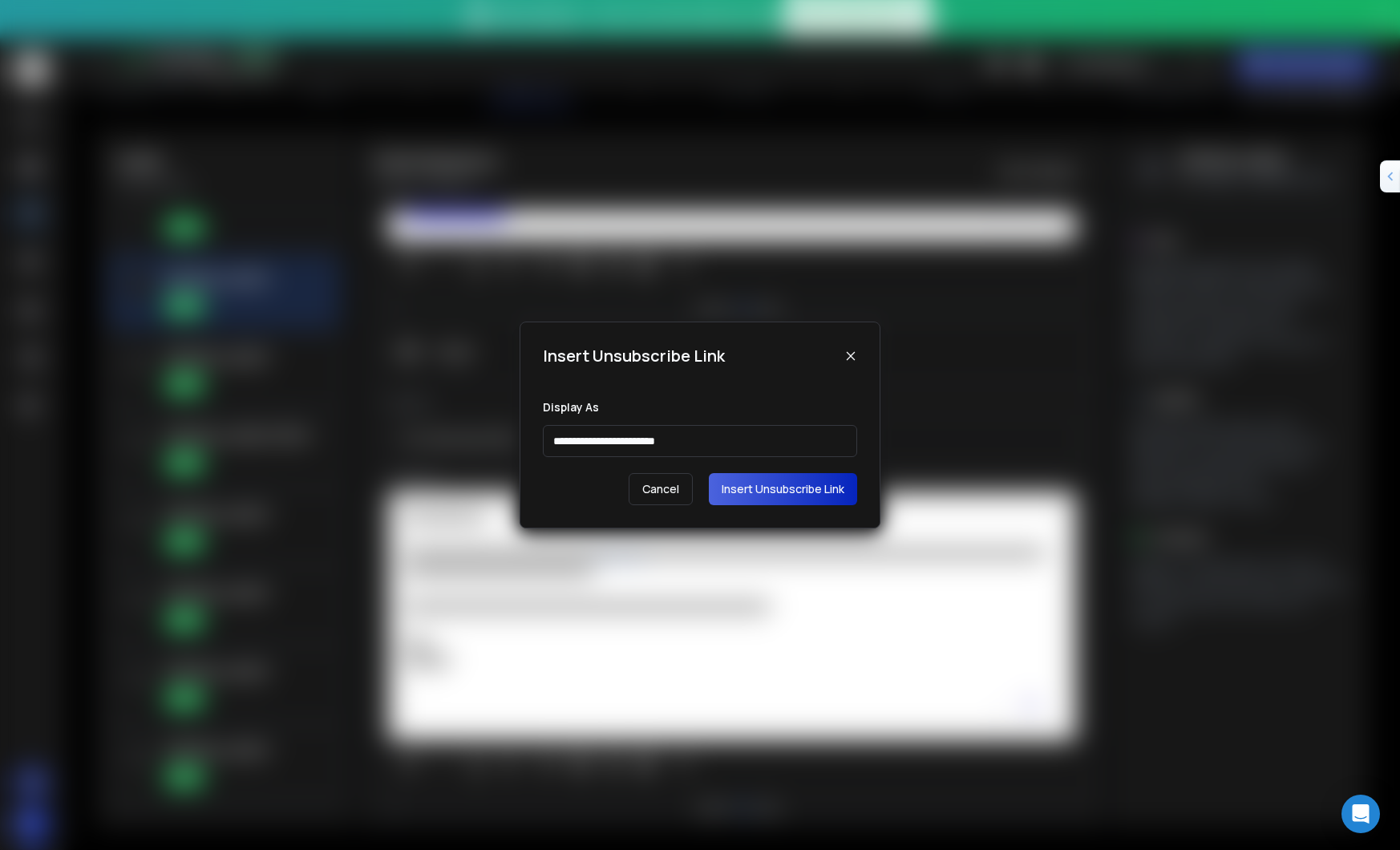
click at [760, 463] on div "**********" at bounding box center [700, 453] width 314 height 106
click at [753, 486] on button "Insert Unsubscribe Link" at bounding box center [783, 490] width 148 height 32
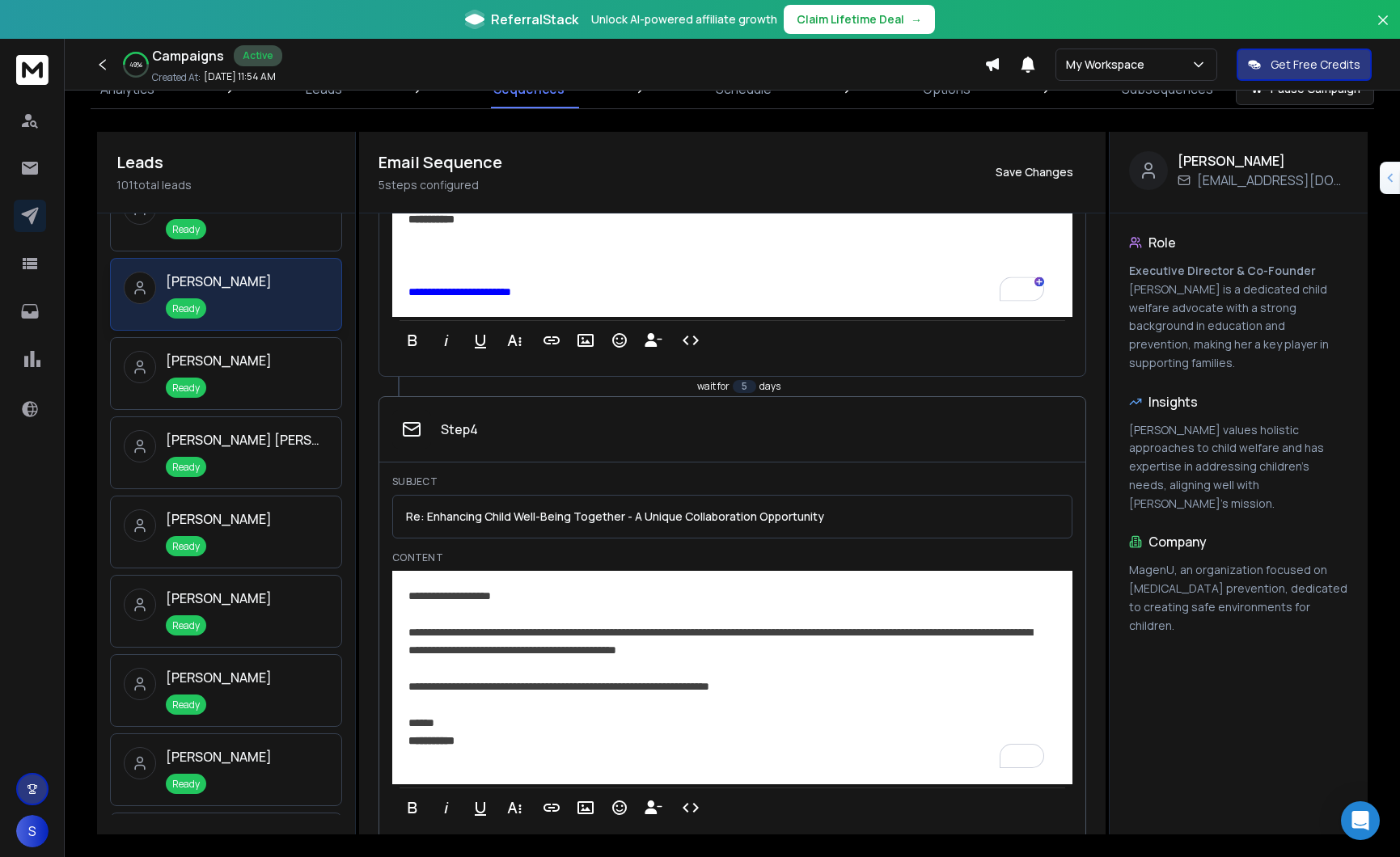
scroll to position [1788, 0]
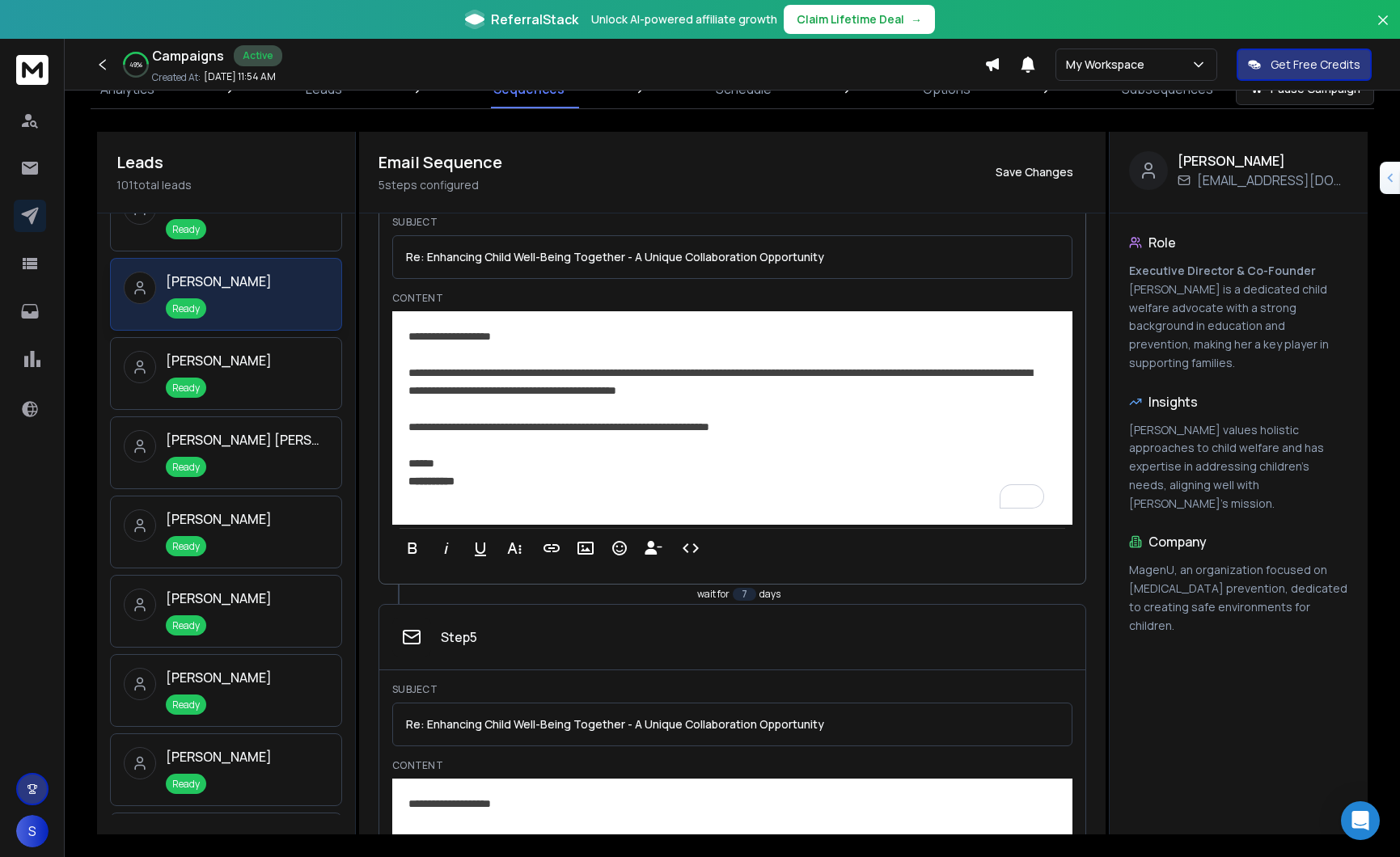
click at [474, 494] on div "To enrich screen reader interactions, please activate Accessibility in Grammarl…" at bounding box center [732, 499] width 648 height 18
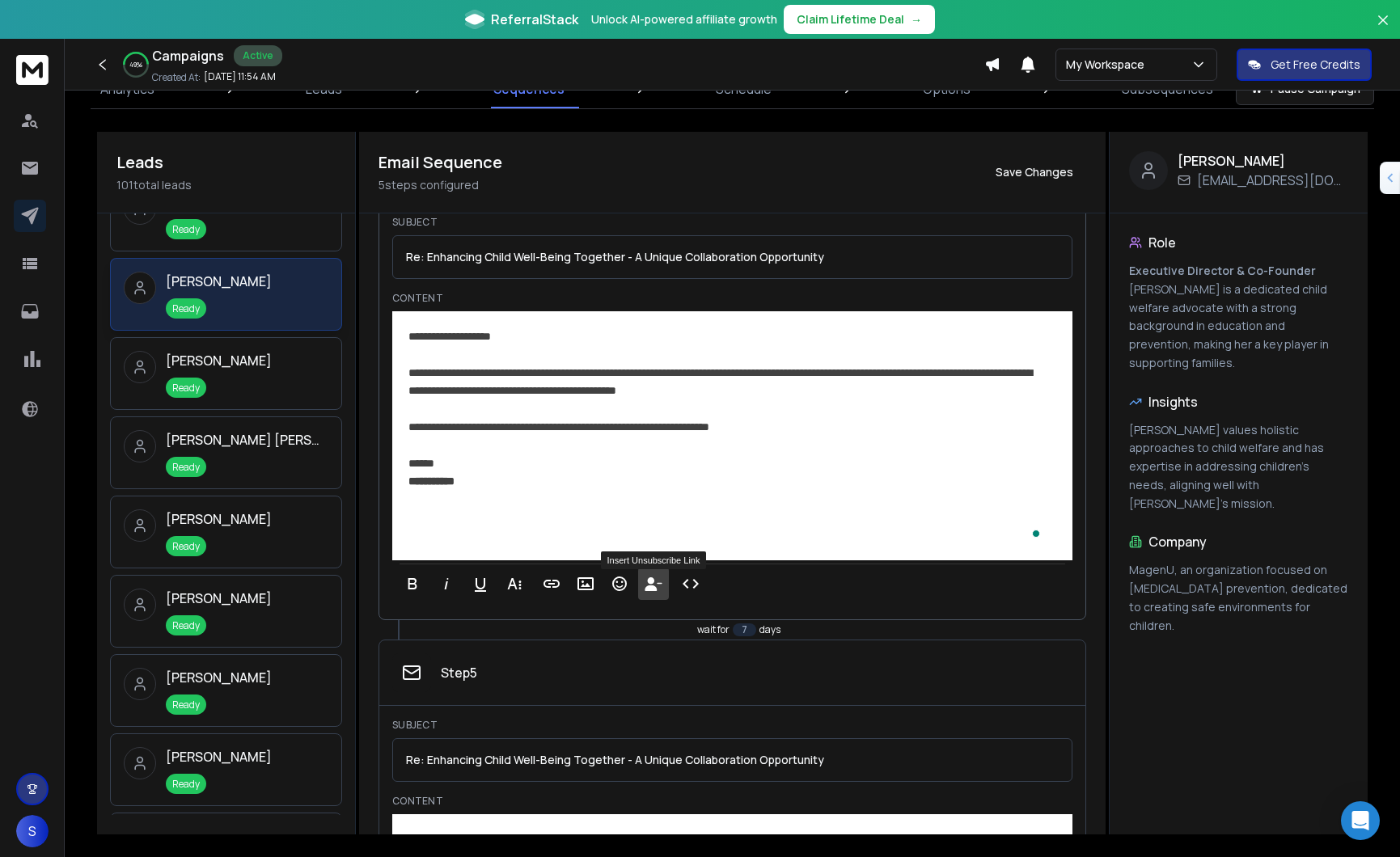
click at [662, 588] on icon "button" at bounding box center [654, 584] width 19 height 14
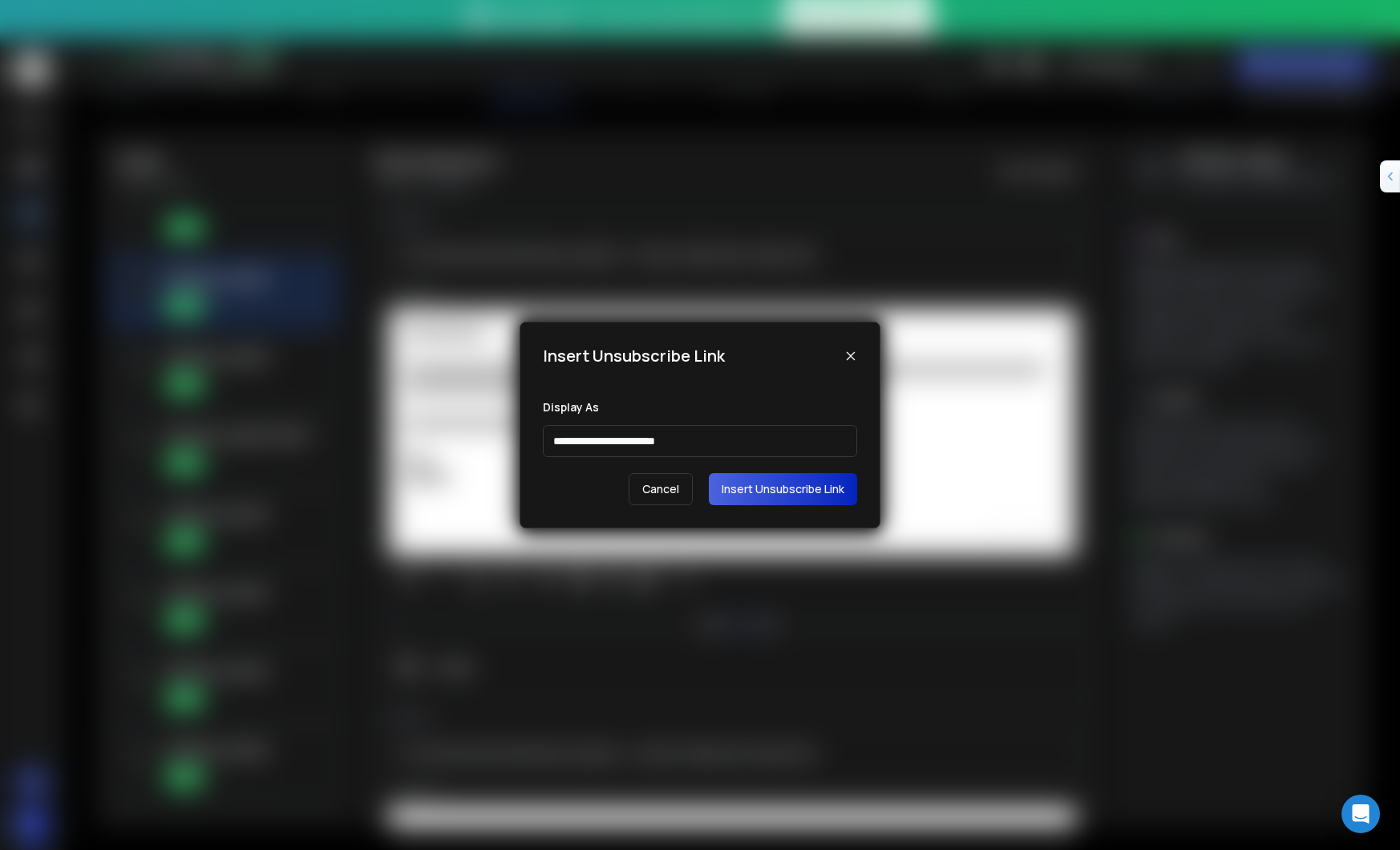
click at [801, 483] on button "Insert Unsubscribe Link" at bounding box center [783, 490] width 148 height 32
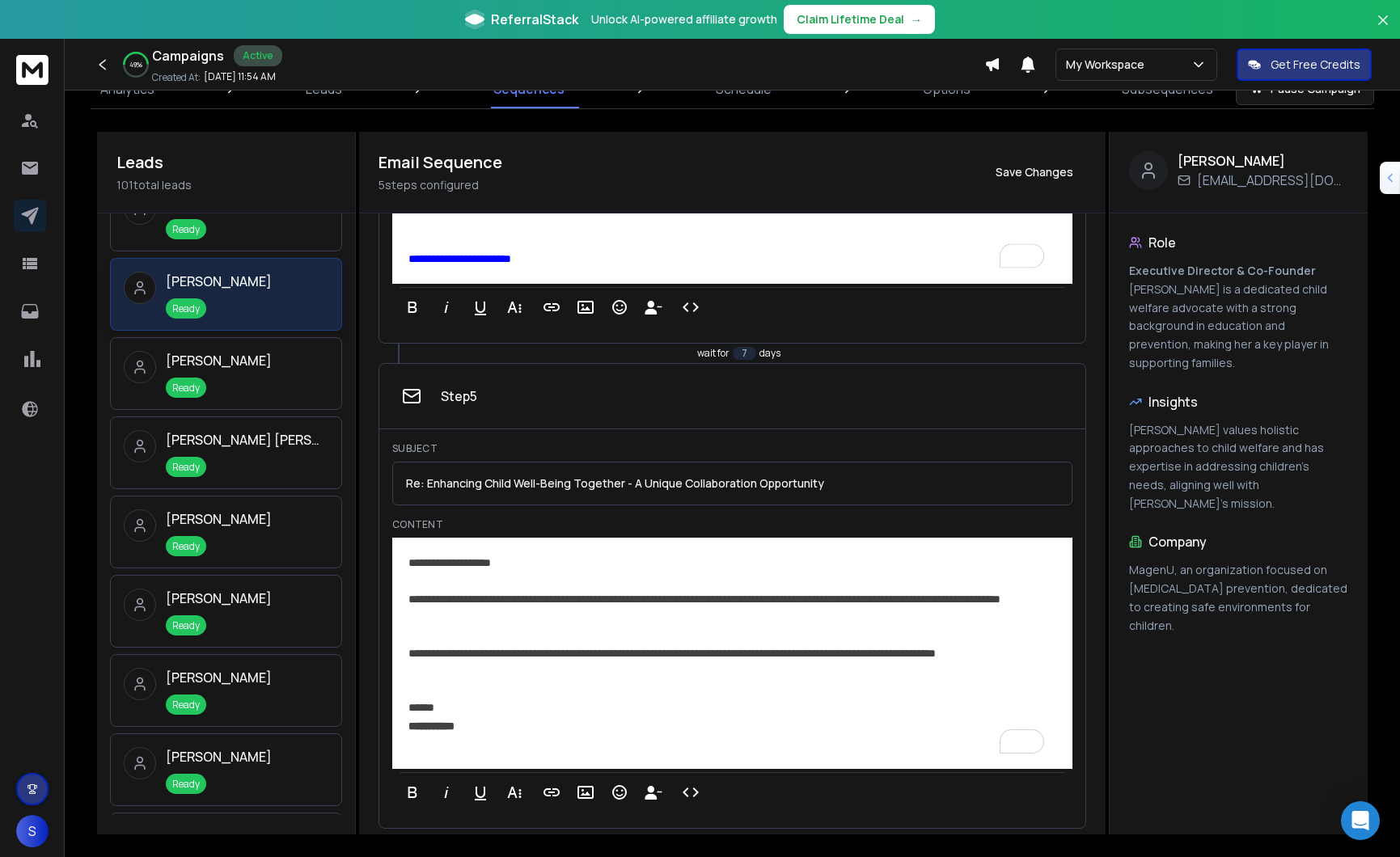
scroll to position [2075, 0]
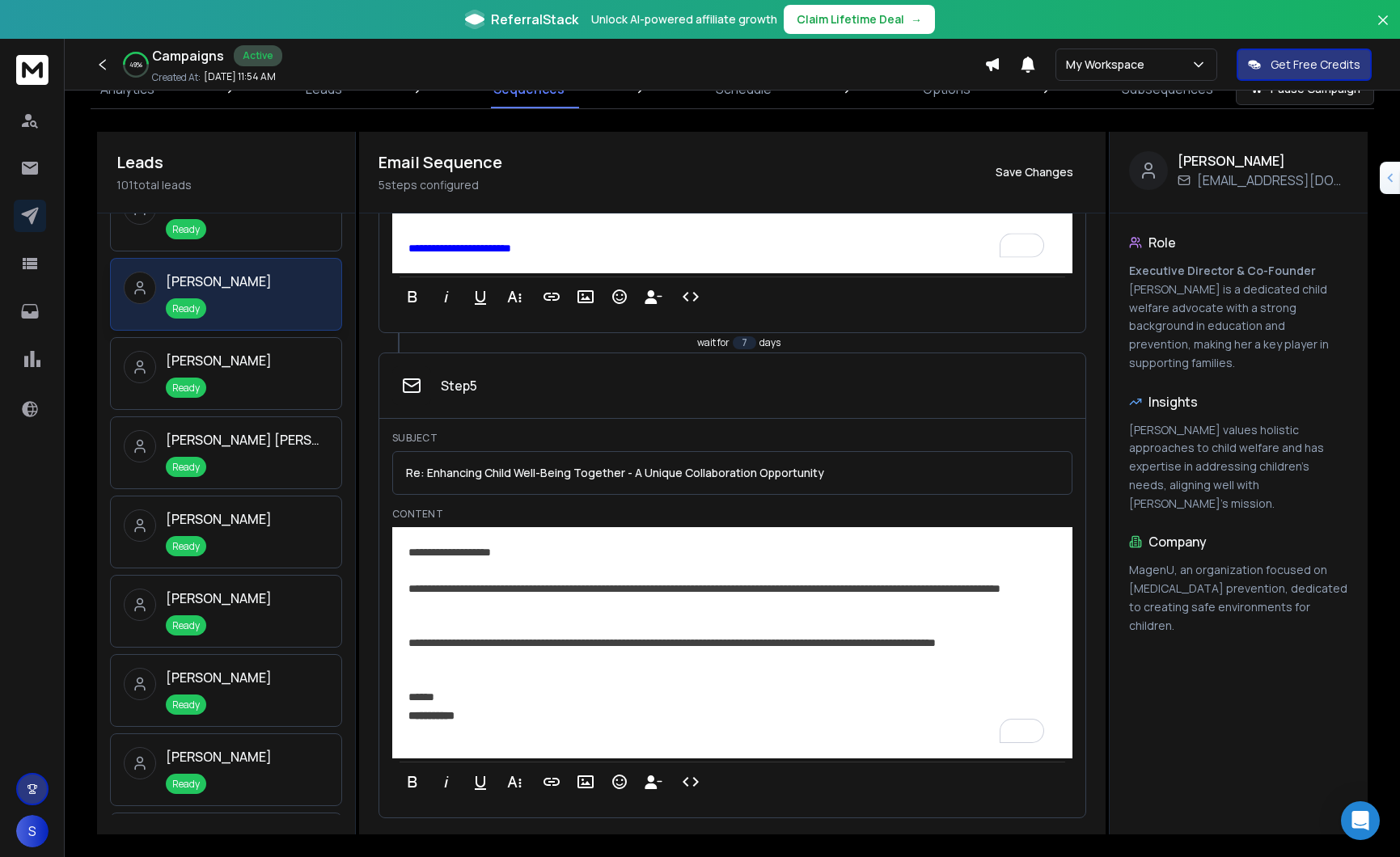
click at [477, 735] on div "To enrich screen reader interactions, please activate Accessibility in Grammarl…" at bounding box center [732, 734] width 648 height 18
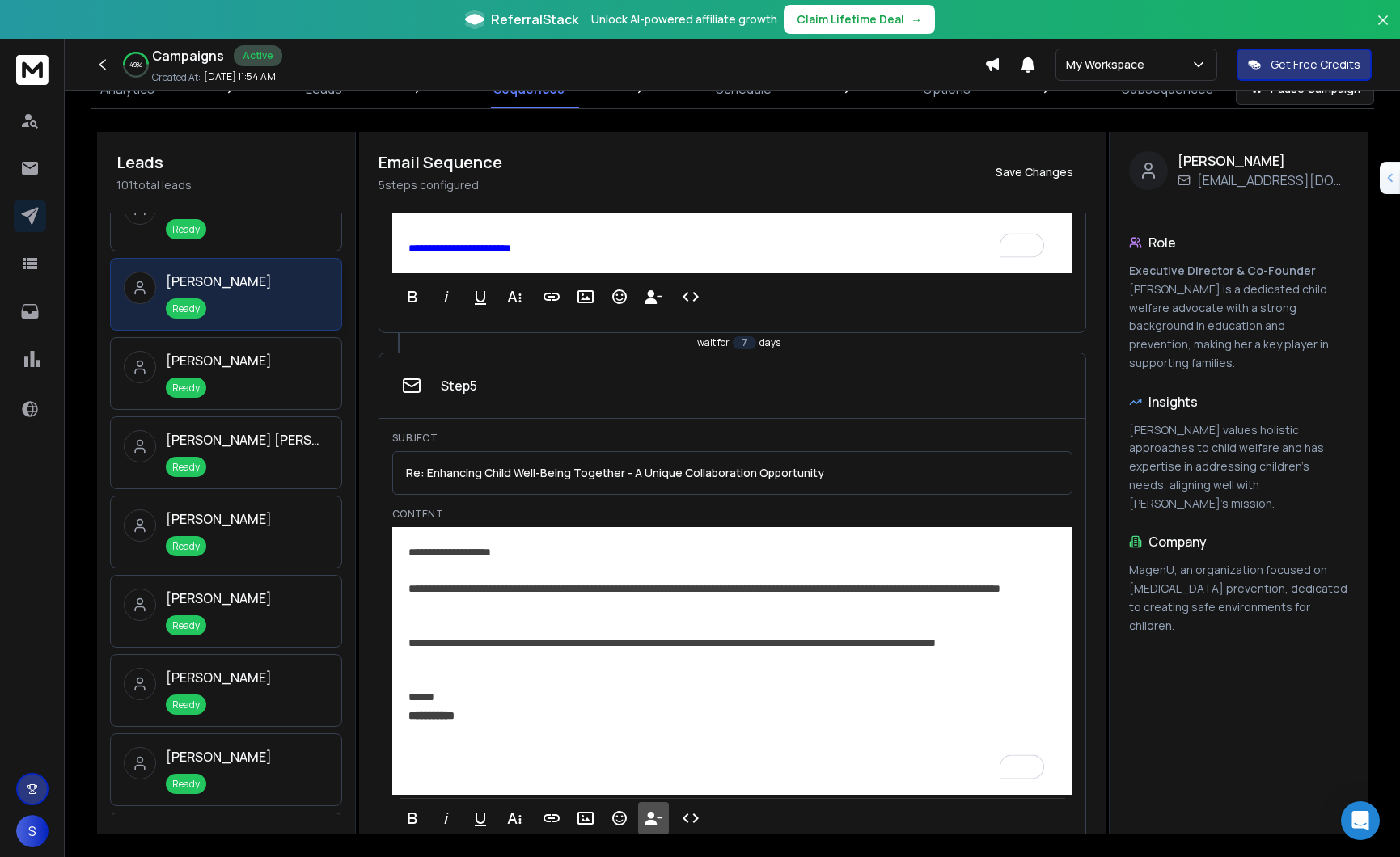
click at [655, 817] on icon "button" at bounding box center [654, 819] width 19 height 14
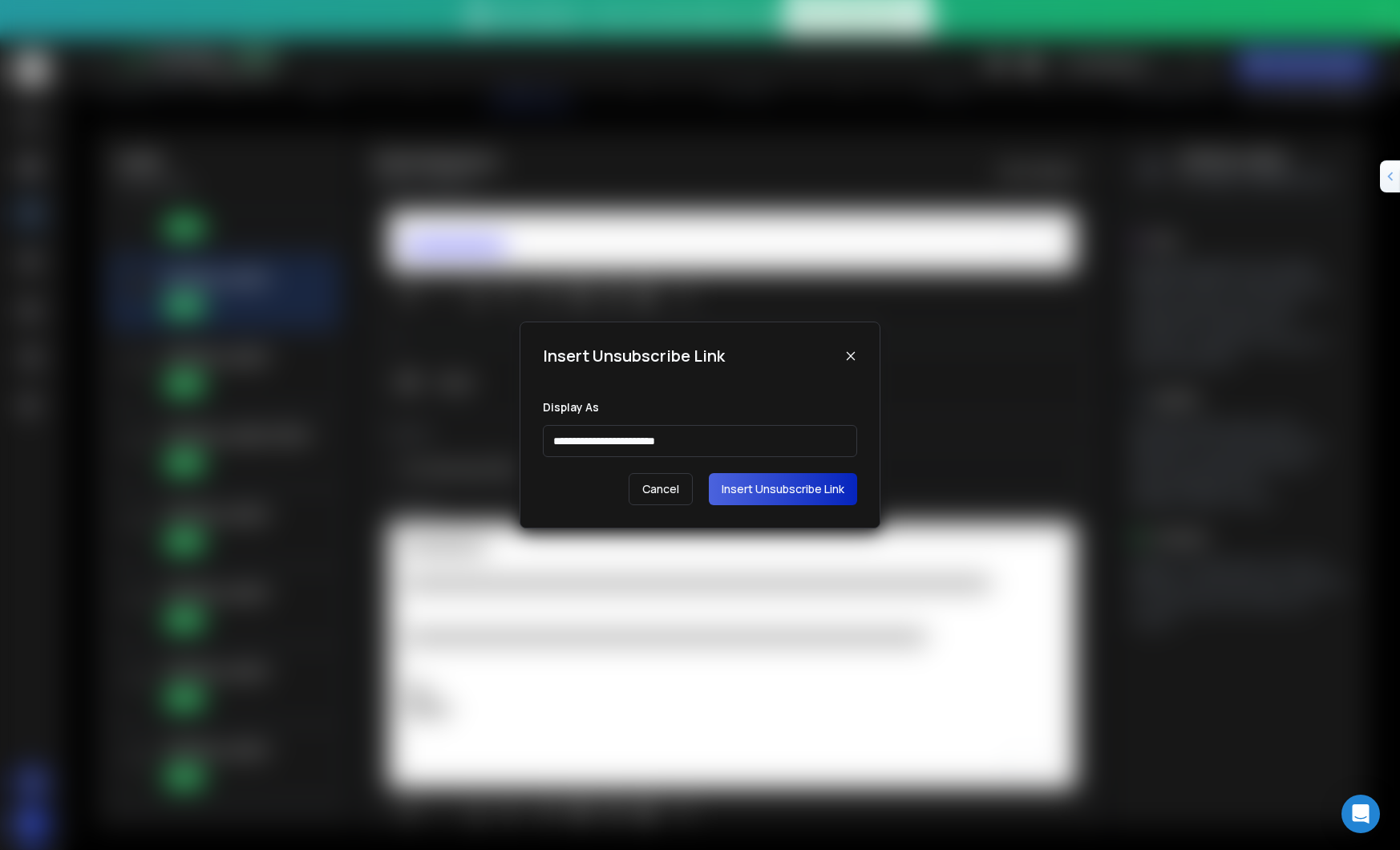
click at [750, 470] on div "**********" at bounding box center [700, 453] width 314 height 106
click at [745, 488] on button "Insert Unsubscribe Link" at bounding box center [783, 490] width 148 height 32
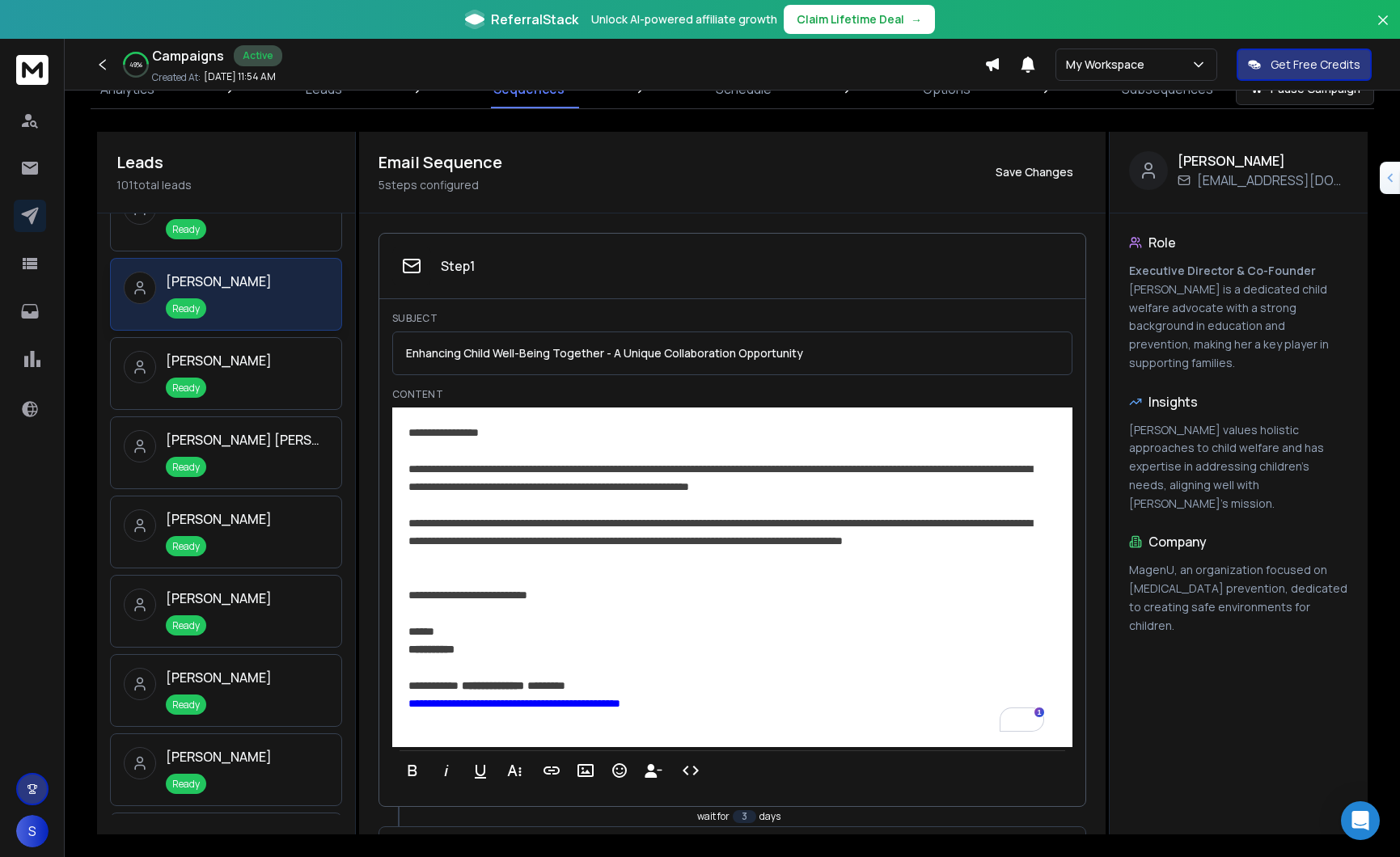
scroll to position [75, 0]
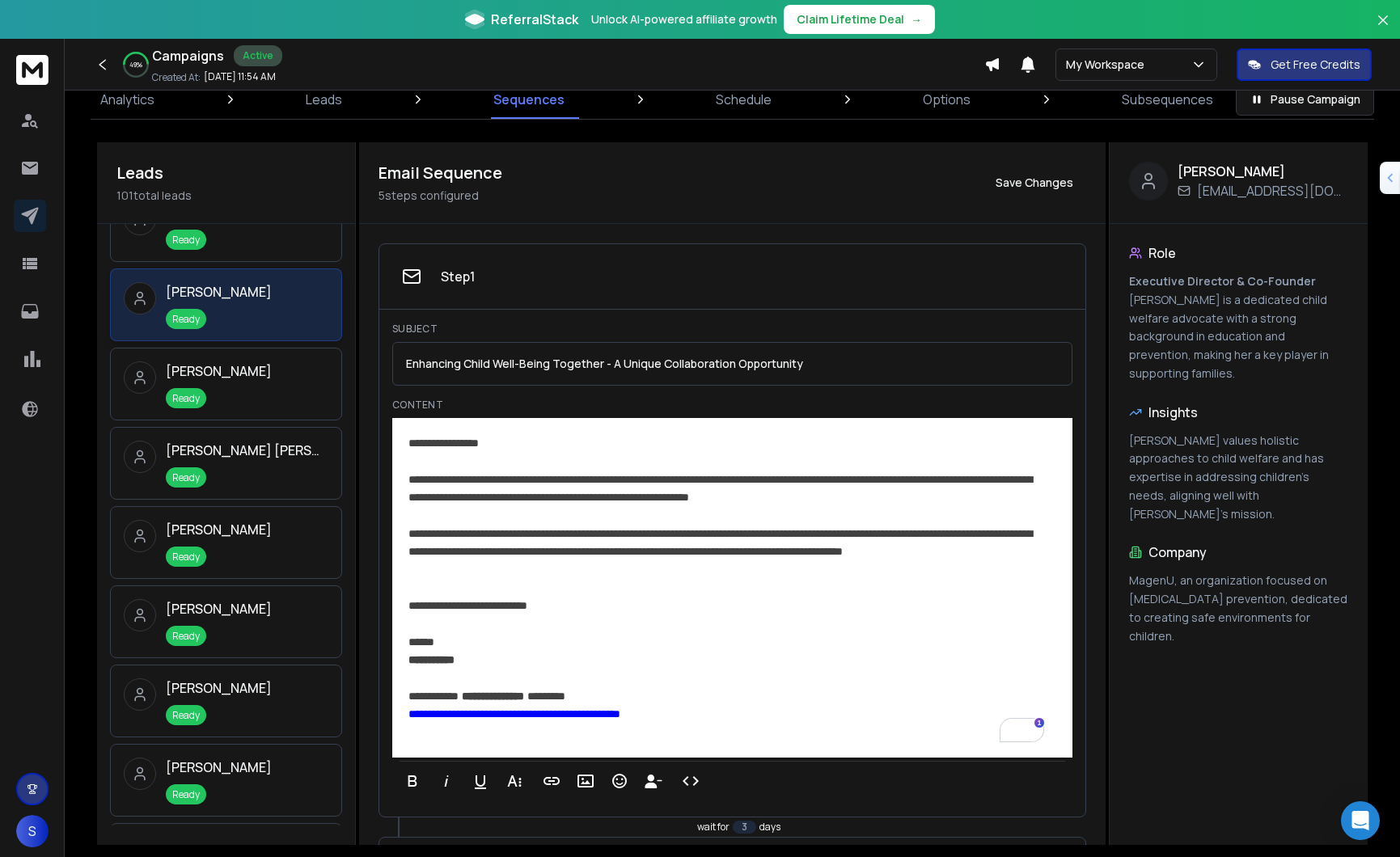
click at [1008, 182] on button "Save Changes" at bounding box center [1034, 183] width 104 height 32
click at [228, 392] on div "Ready" at bounding box center [247, 397] width 163 height 19
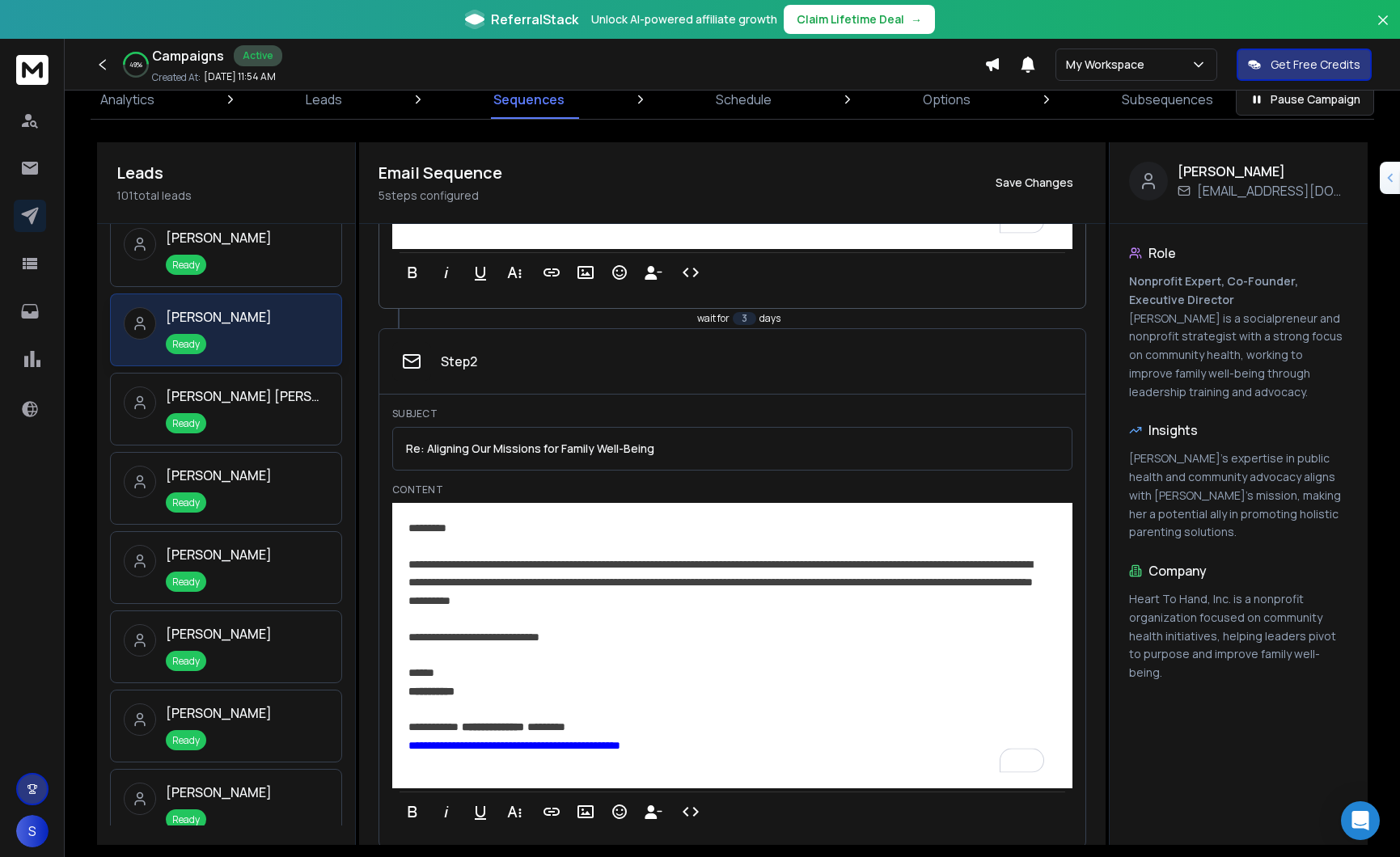
scroll to position [733, 0]
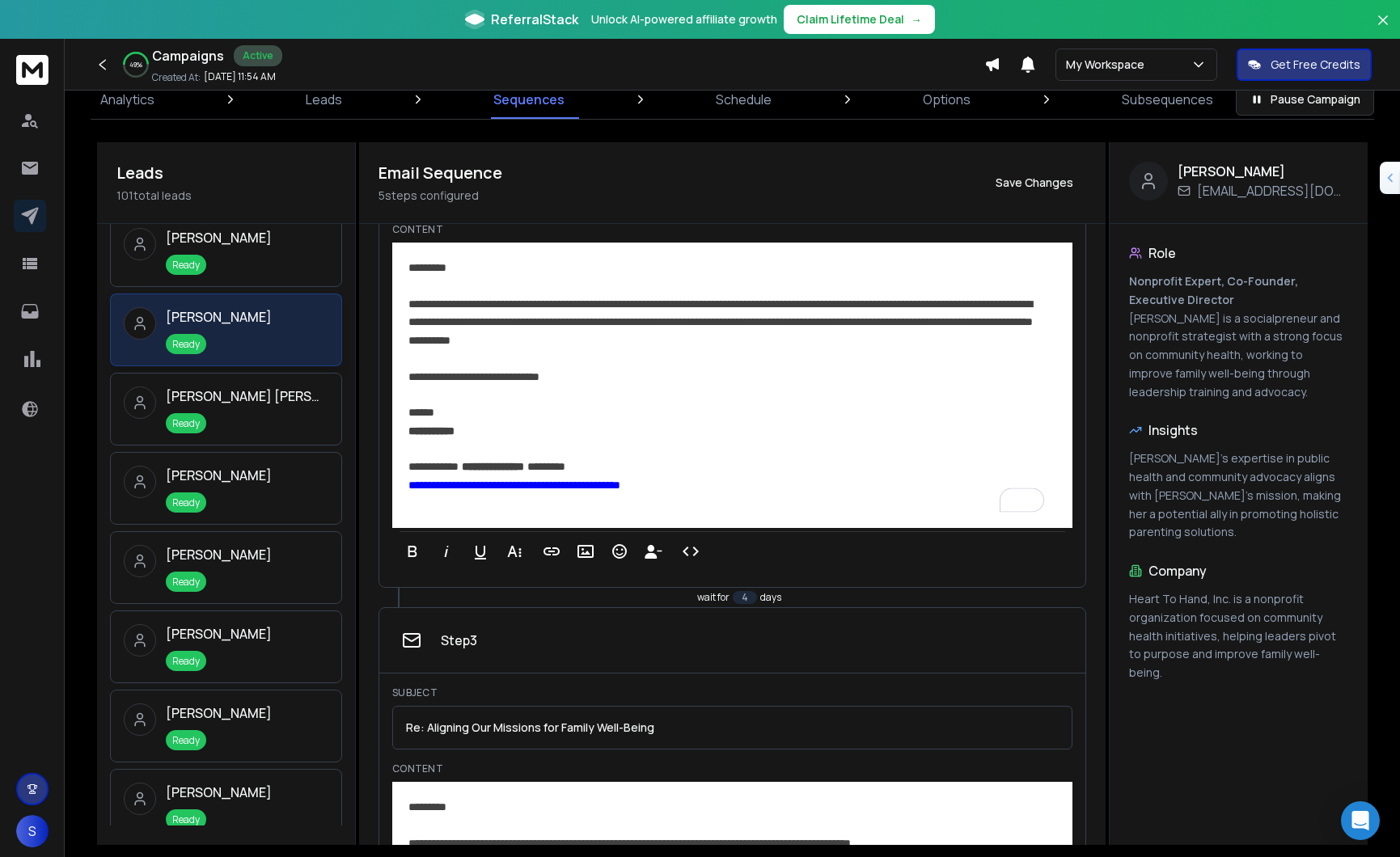
click at [488, 516] on div "**********" at bounding box center [732, 385] width 681 height 286
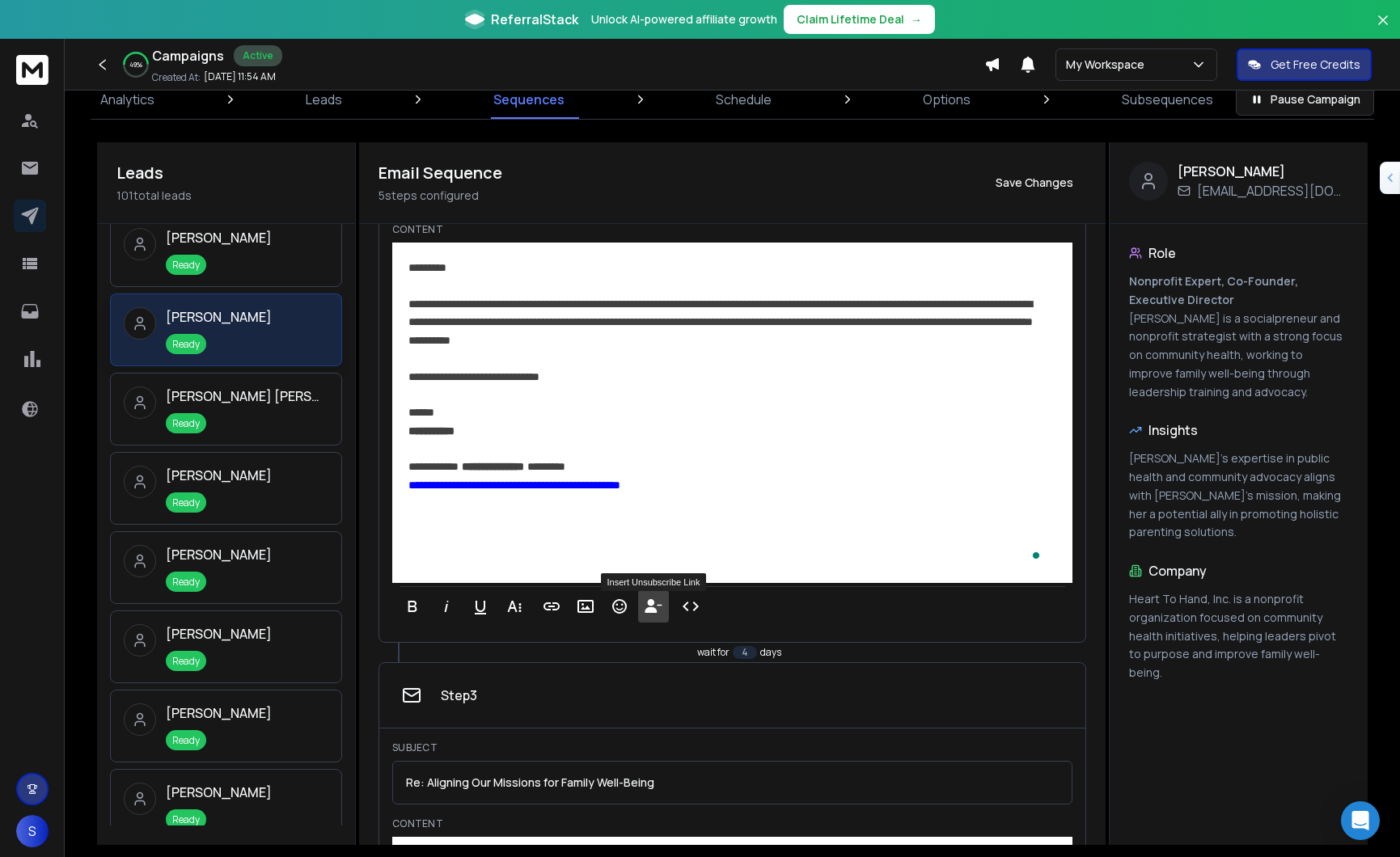
click at [660, 619] on button "Insert Unsubscribe Link" at bounding box center [654, 607] width 31 height 32
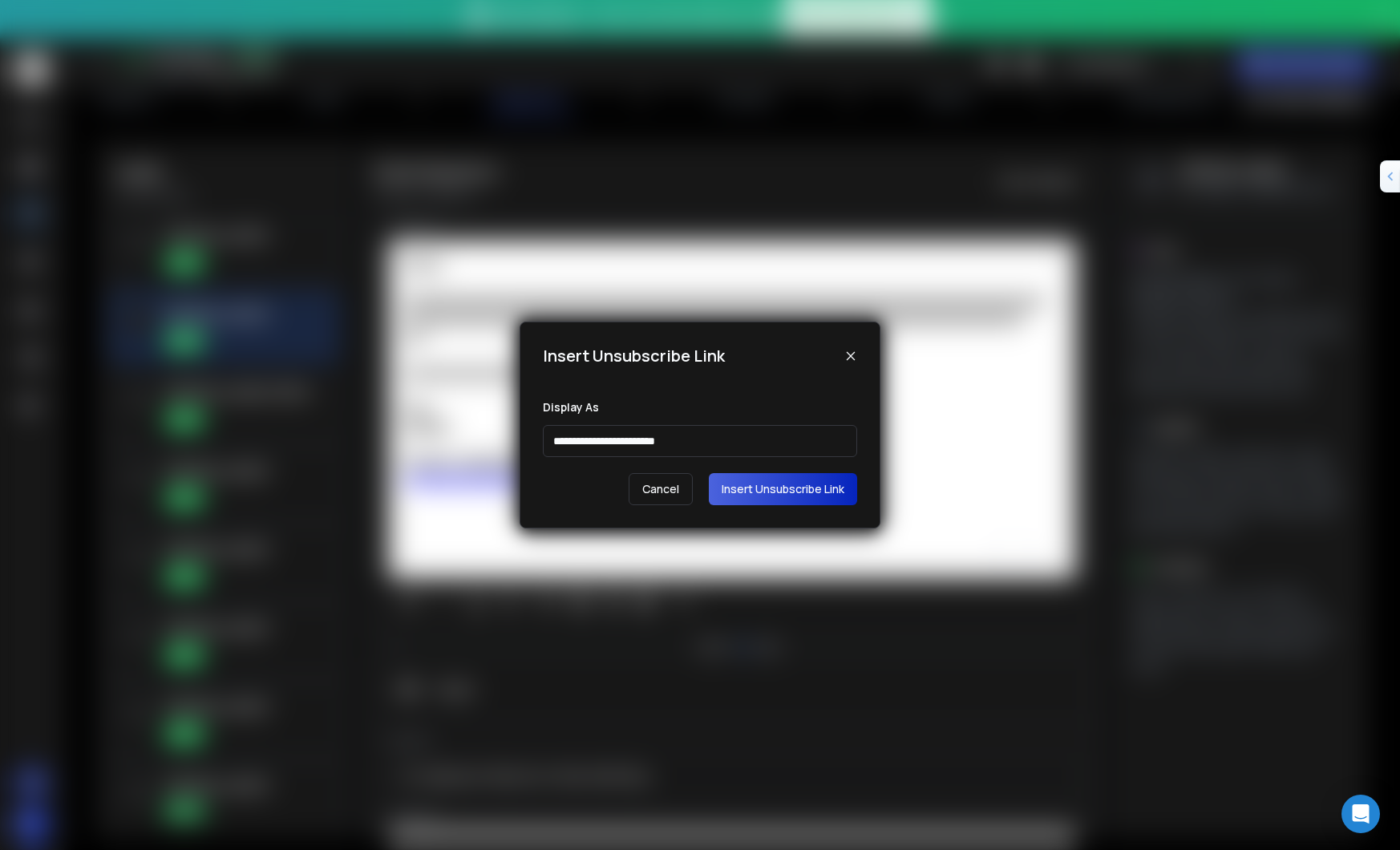
click at [754, 495] on button "Insert Unsubscribe Link" at bounding box center [783, 490] width 148 height 32
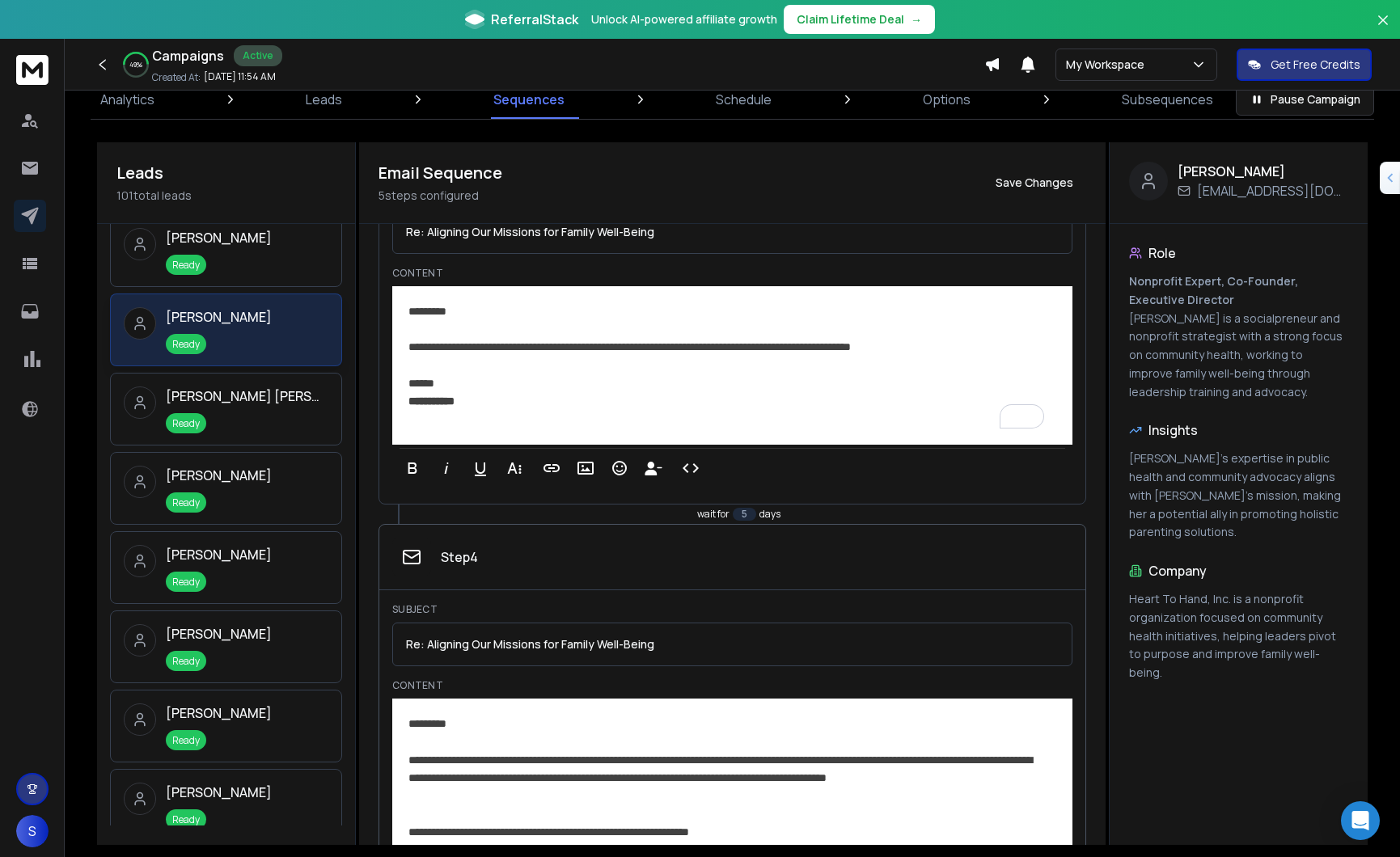
scroll to position [1294, 0]
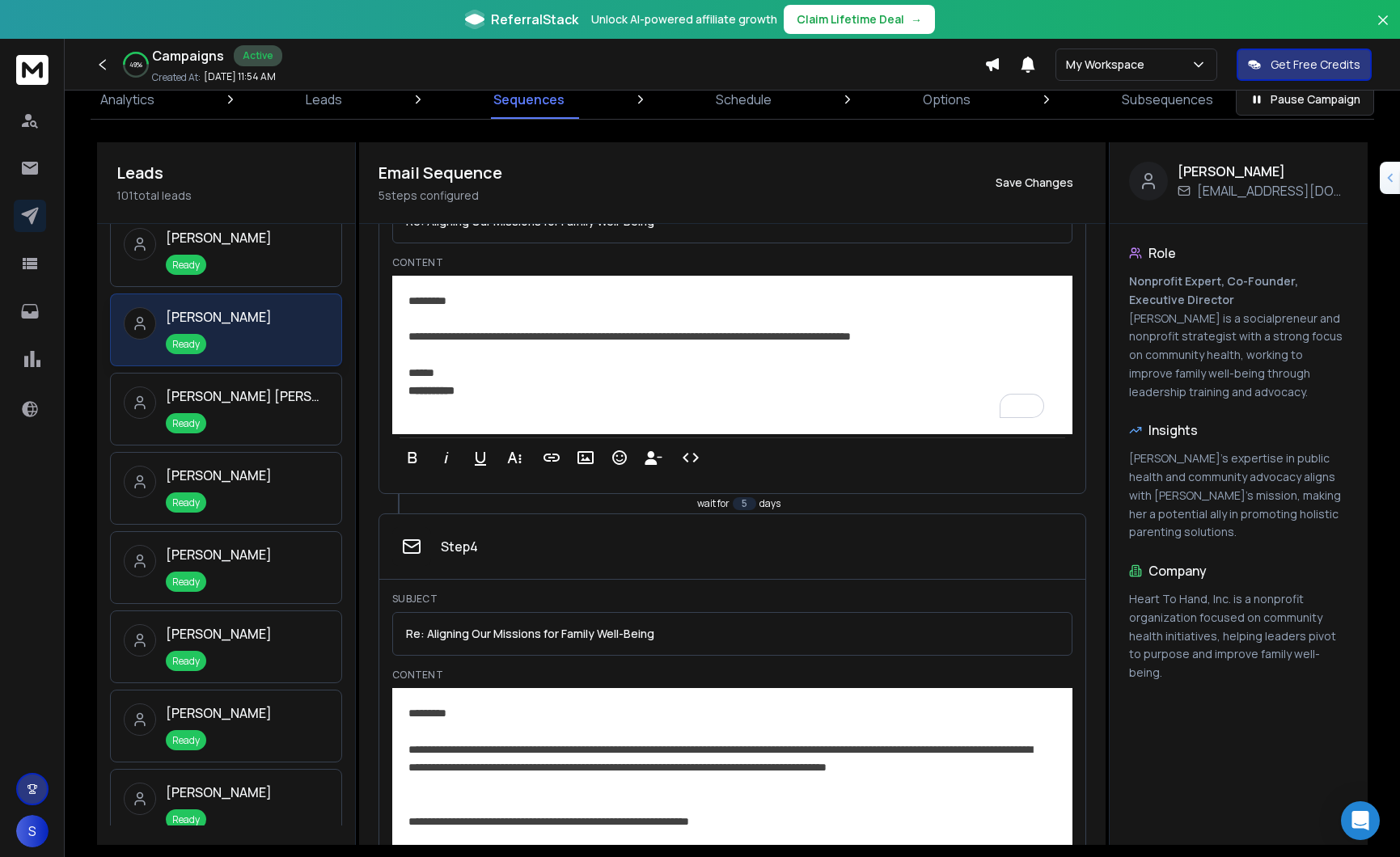
click at [452, 430] on div "**********" at bounding box center [732, 355] width 681 height 159
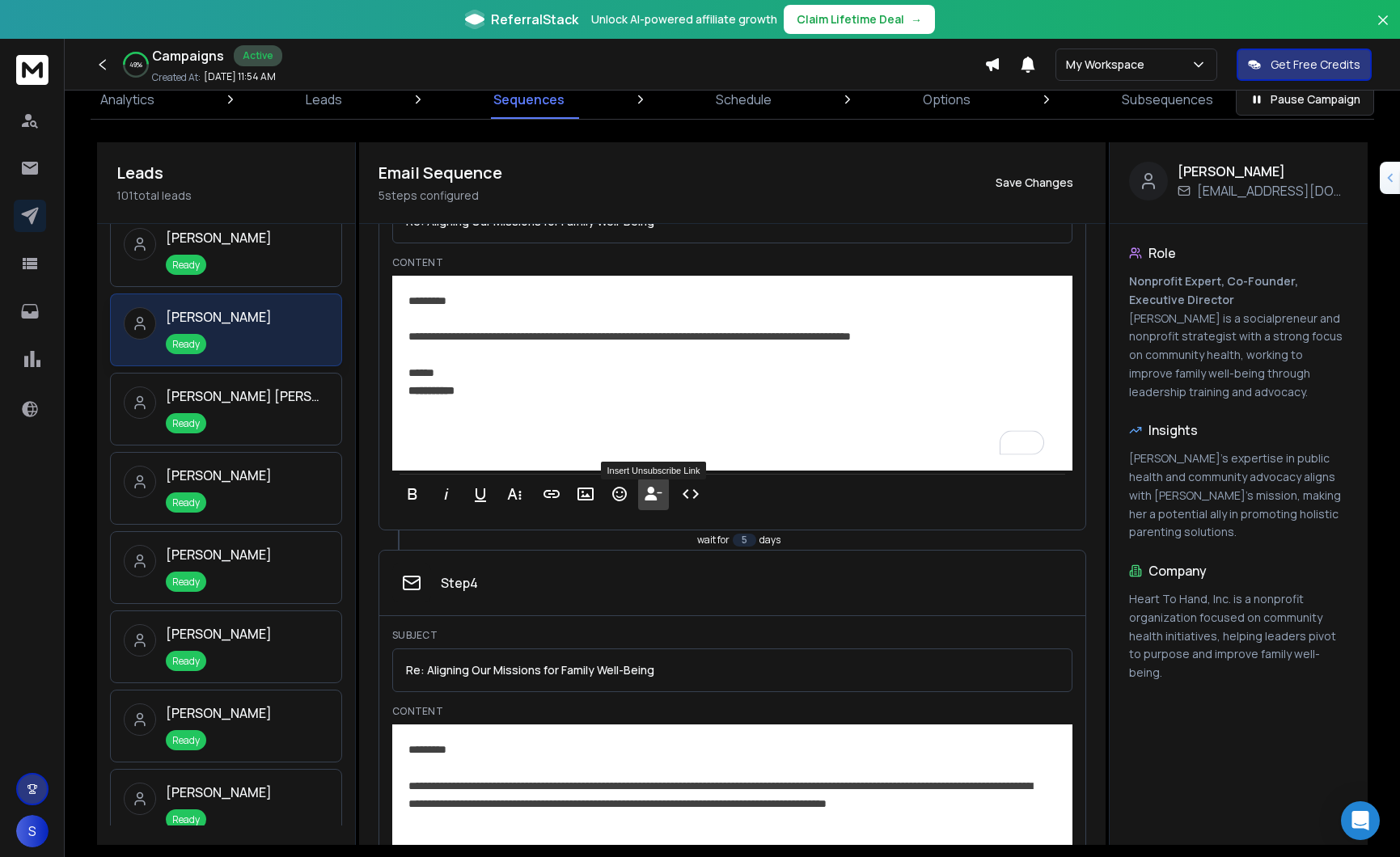
click at [652, 494] on icon "button" at bounding box center [653, 494] width 17 height 14
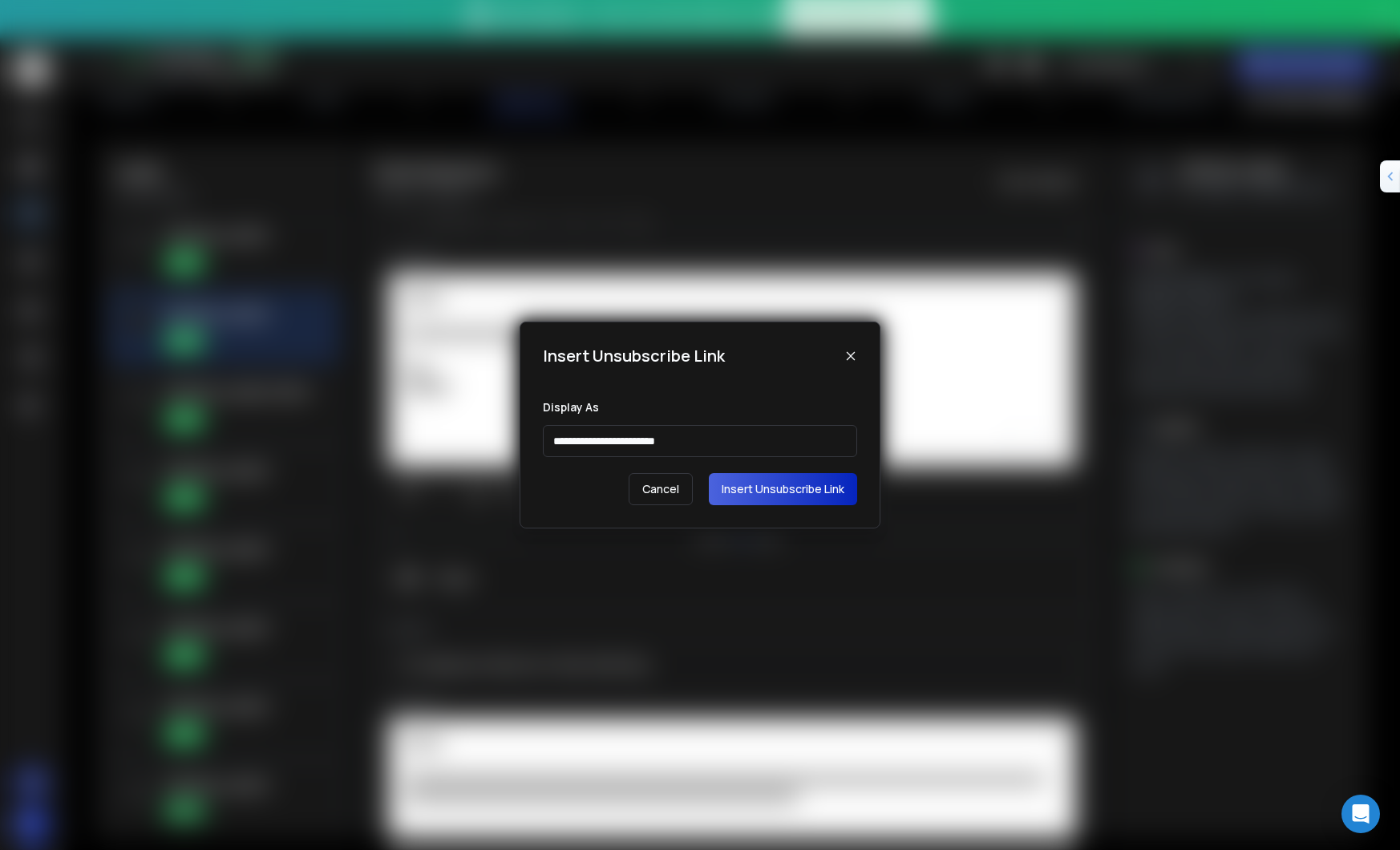
click at [765, 499] on button "Insert Unsubscribe Link" at bounding box center [783, 490] width 148 height 32
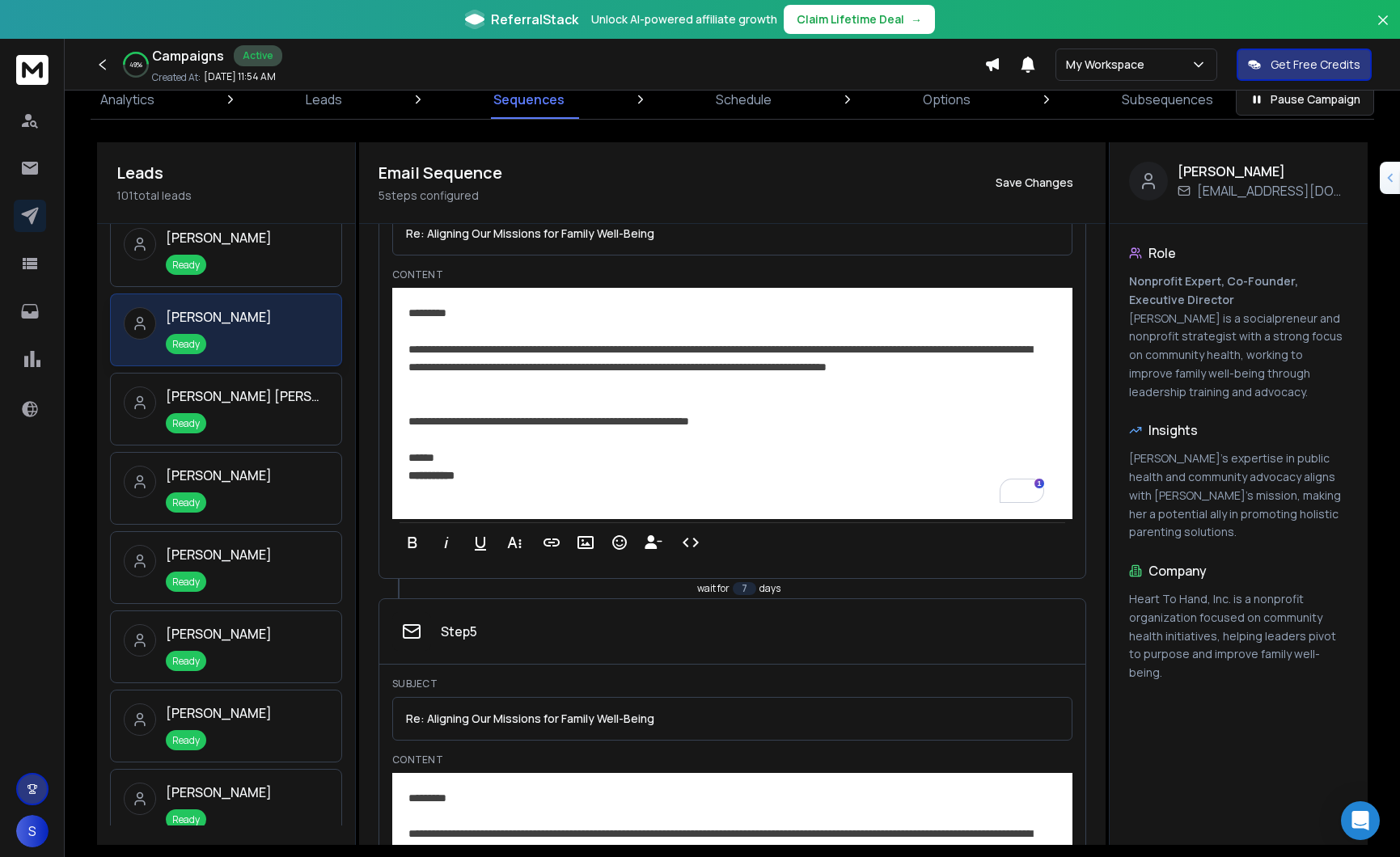
scroll to position [1794, 0]
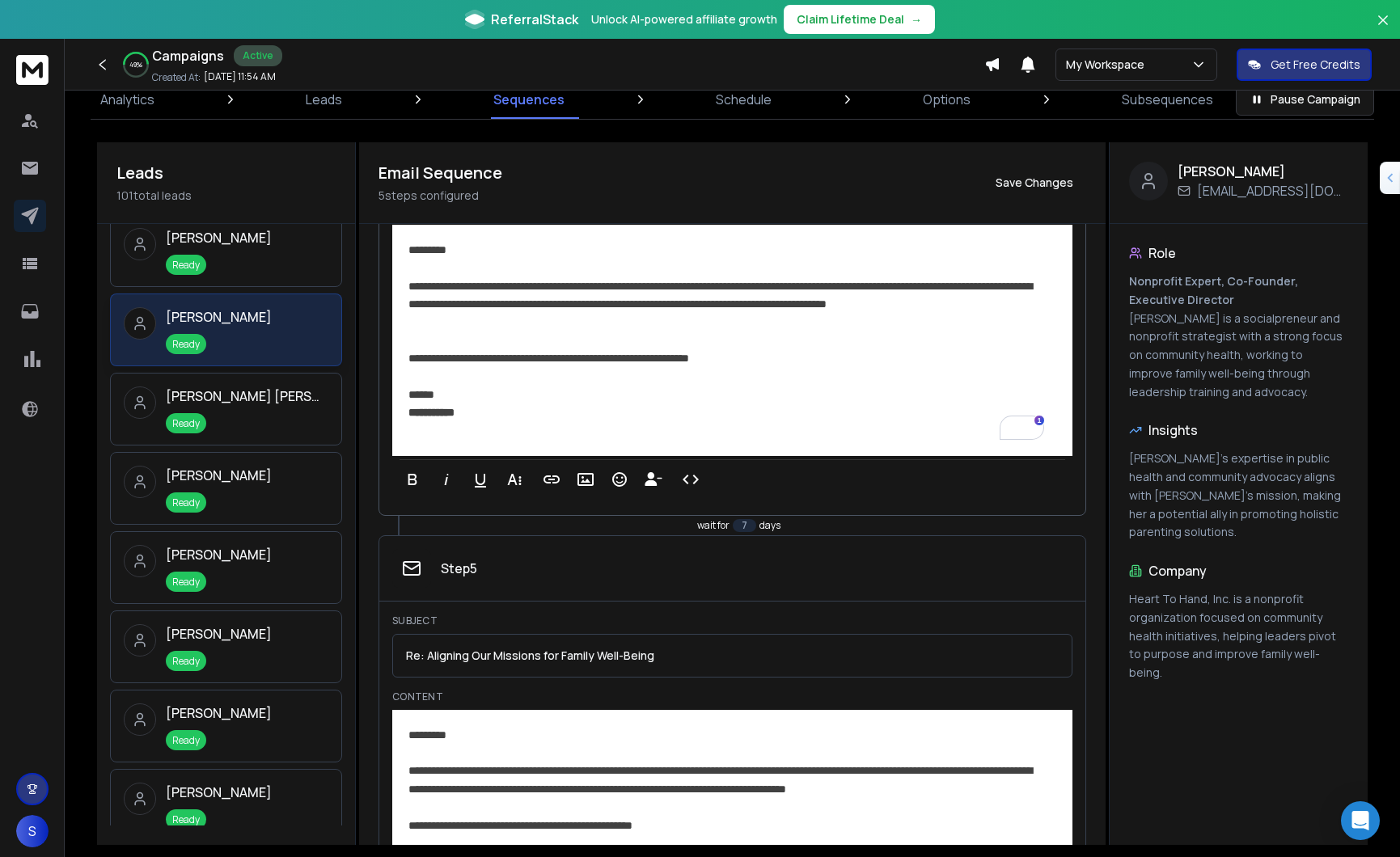
click at [490, 437] on div "To enrich screen reader interactions, please activate Accessibility in Grammarl…" at bounding box center [732, 431] width 648 height 18
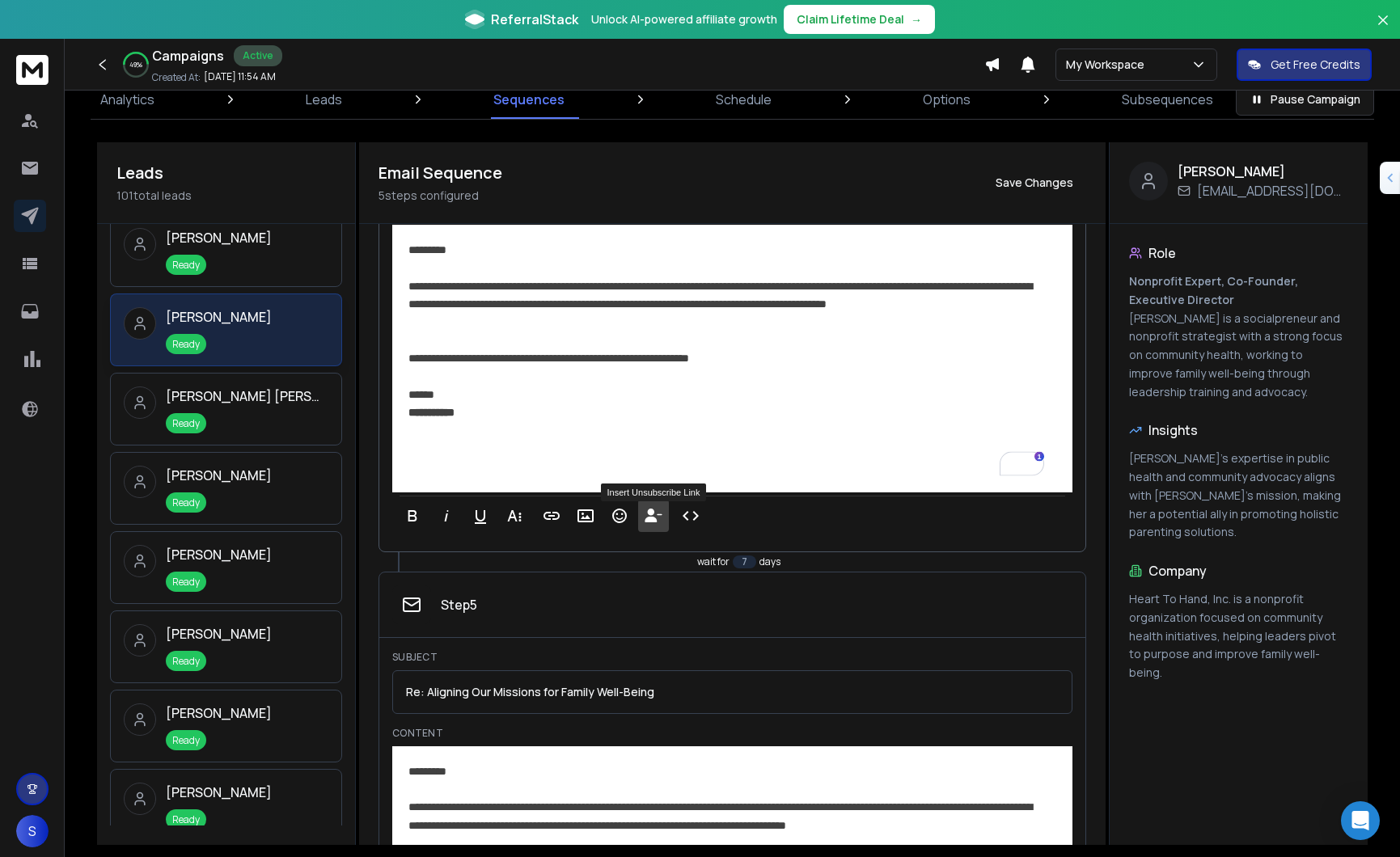
click at [647, 503] on button "Insert Unsubscribe Link" at bounding box center [654, 516] width 31 height 32
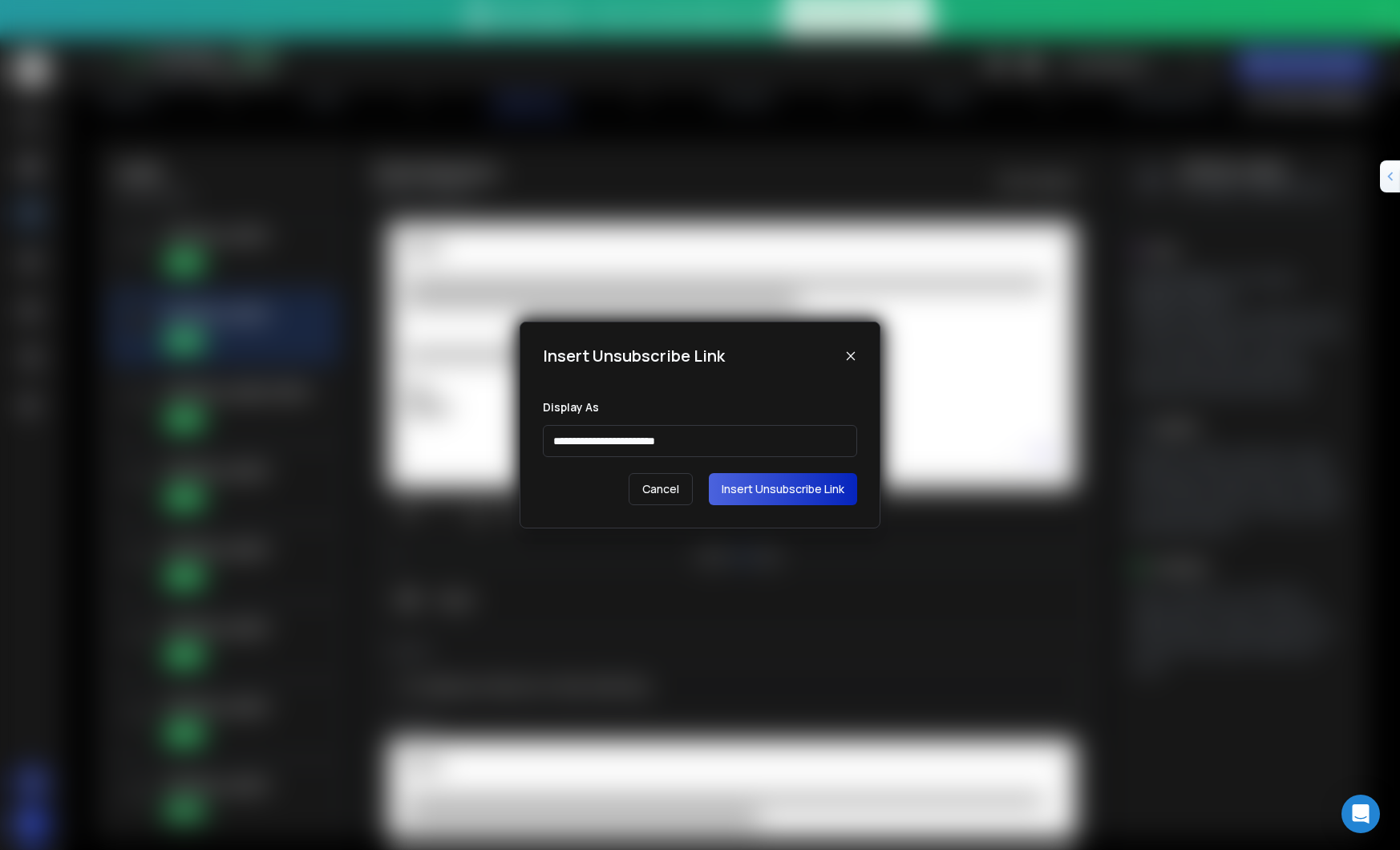
click at [763, 499] on button "Insert Unsubscribe Link" at bounding box center [783, 490] width 148 height 32
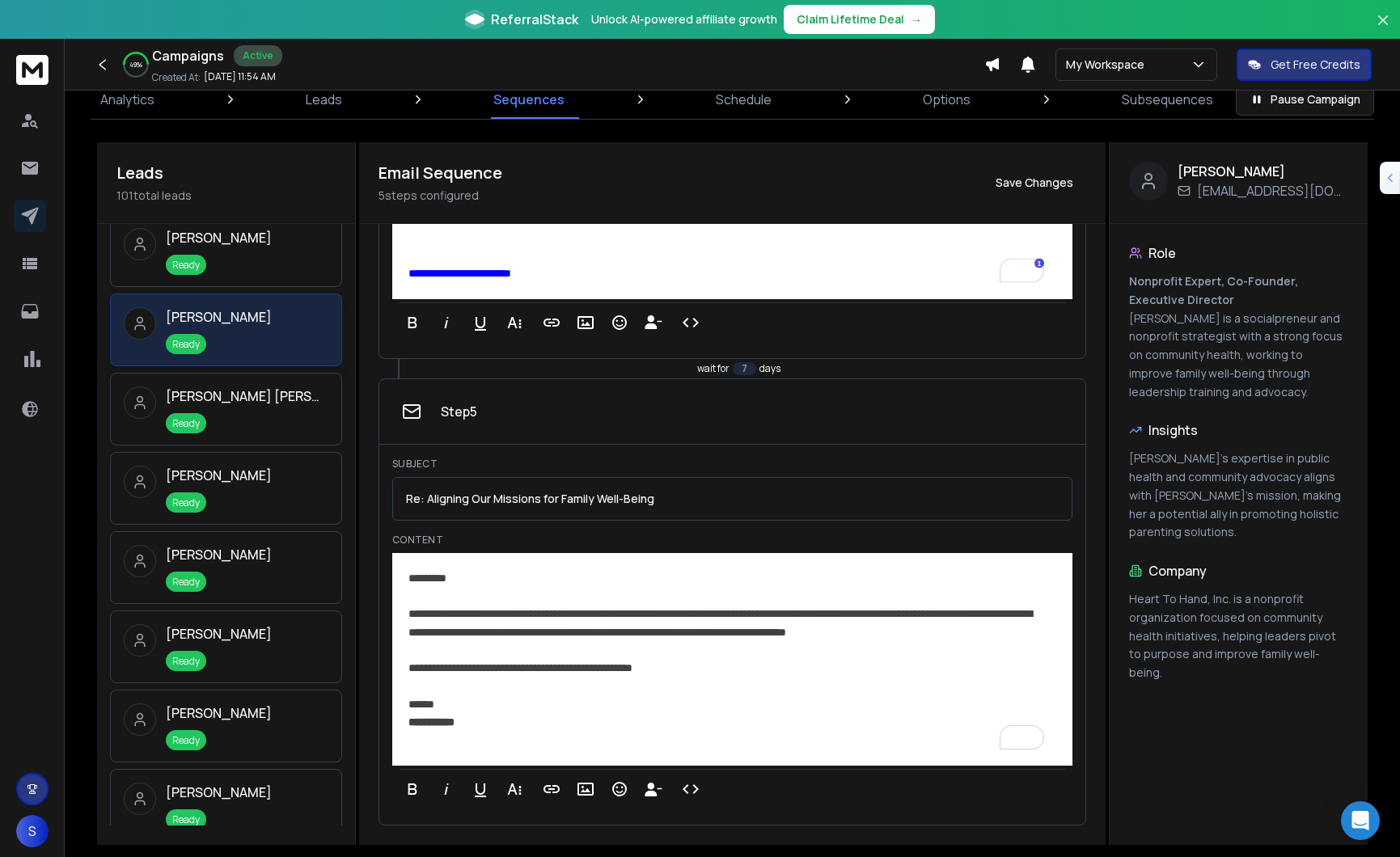
scroll to position [86, 0]
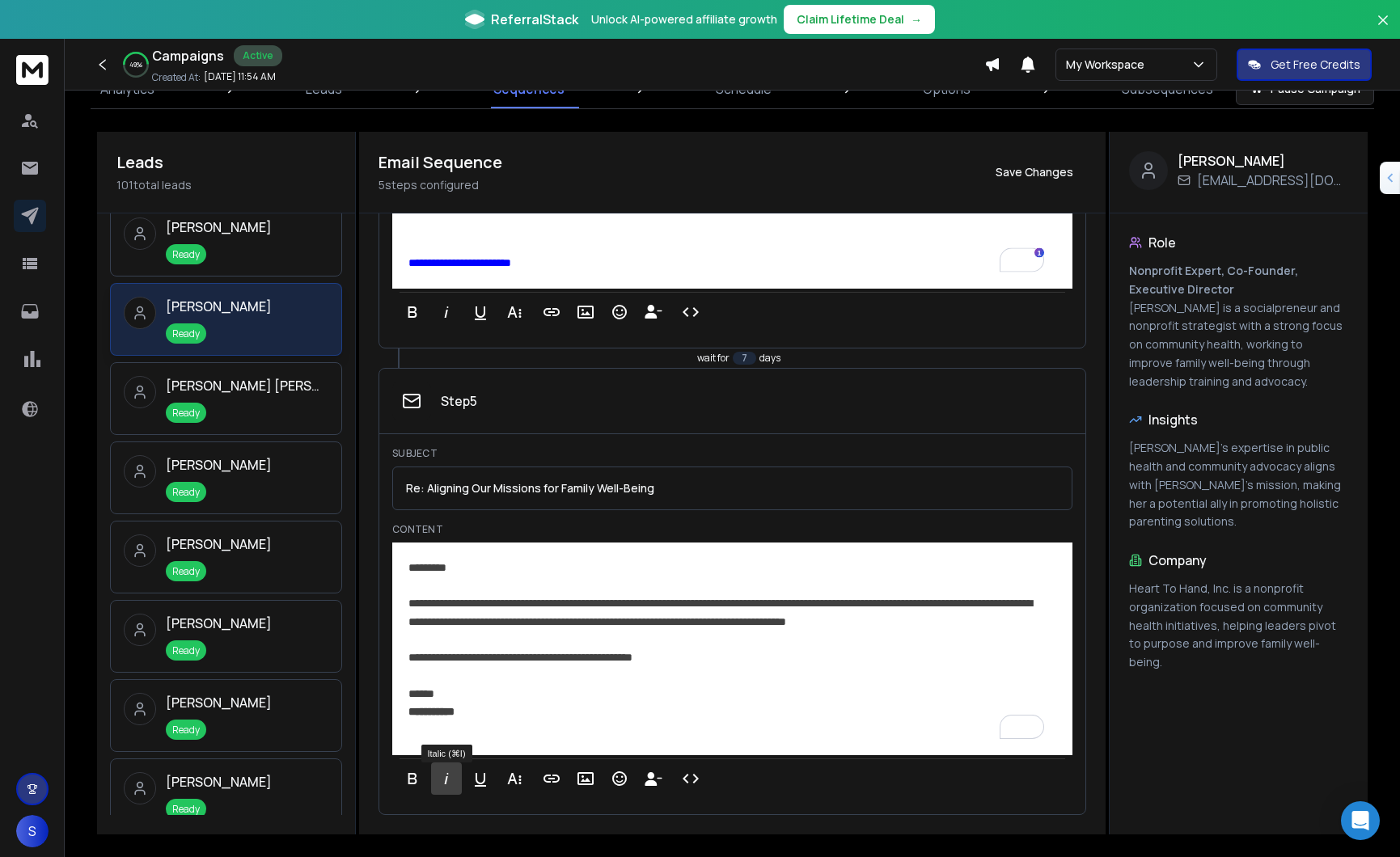
click at [436, 766] on button "Italic" at bounding box center [447, 779] width 31 height 32
click at [453, 775] on icon "button" at bounding box center [447, 779] width 19 height 19
click at [467, 731] on div "To enrich screen reader interactions, please activate Accessibility in Grammarl…" at bounding box center [732, 731] width 648 height 18
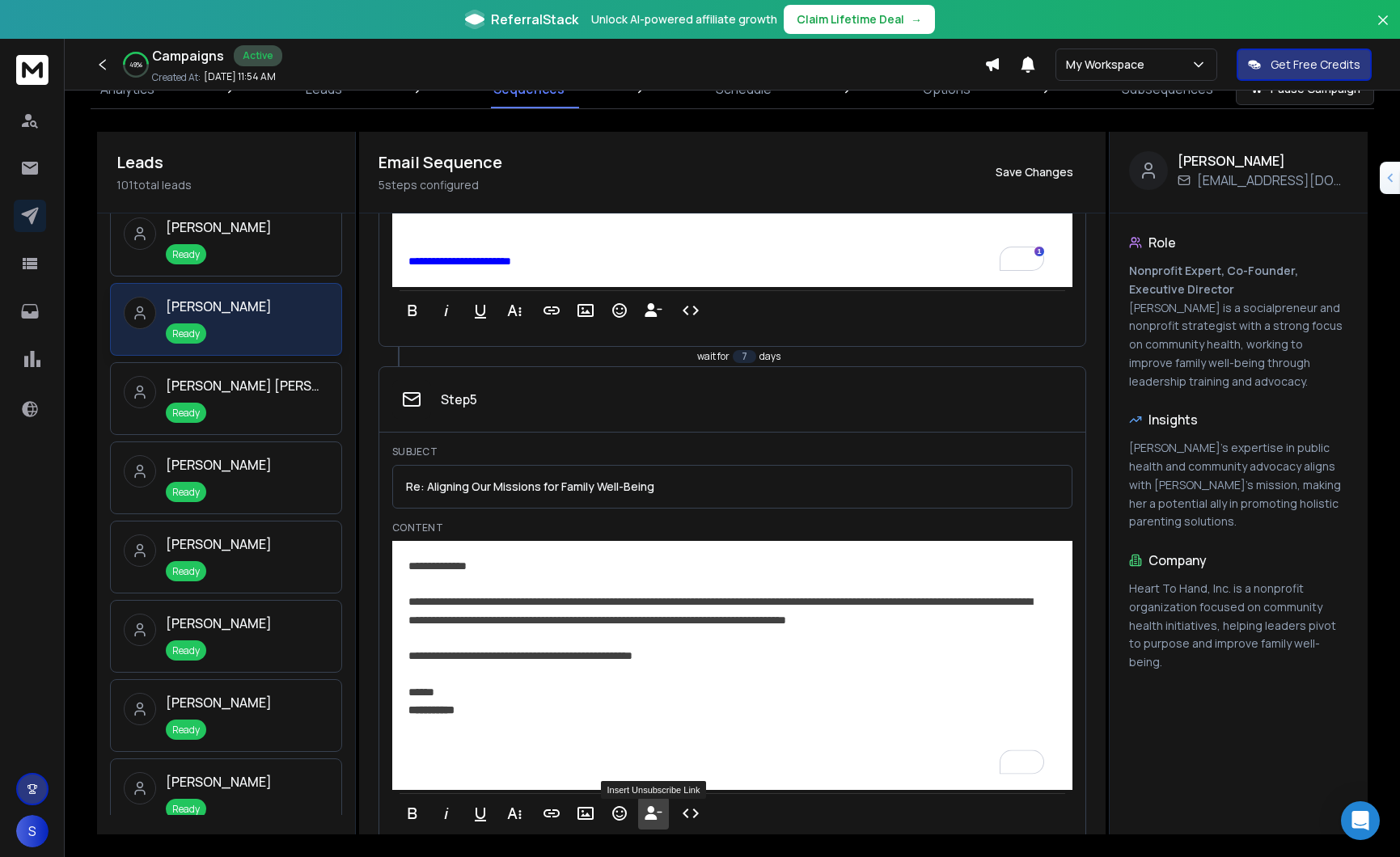
click at [648, 803] on button "Insert Unsubscribe Link" at bounding box center [654, 814] width 31 height 32
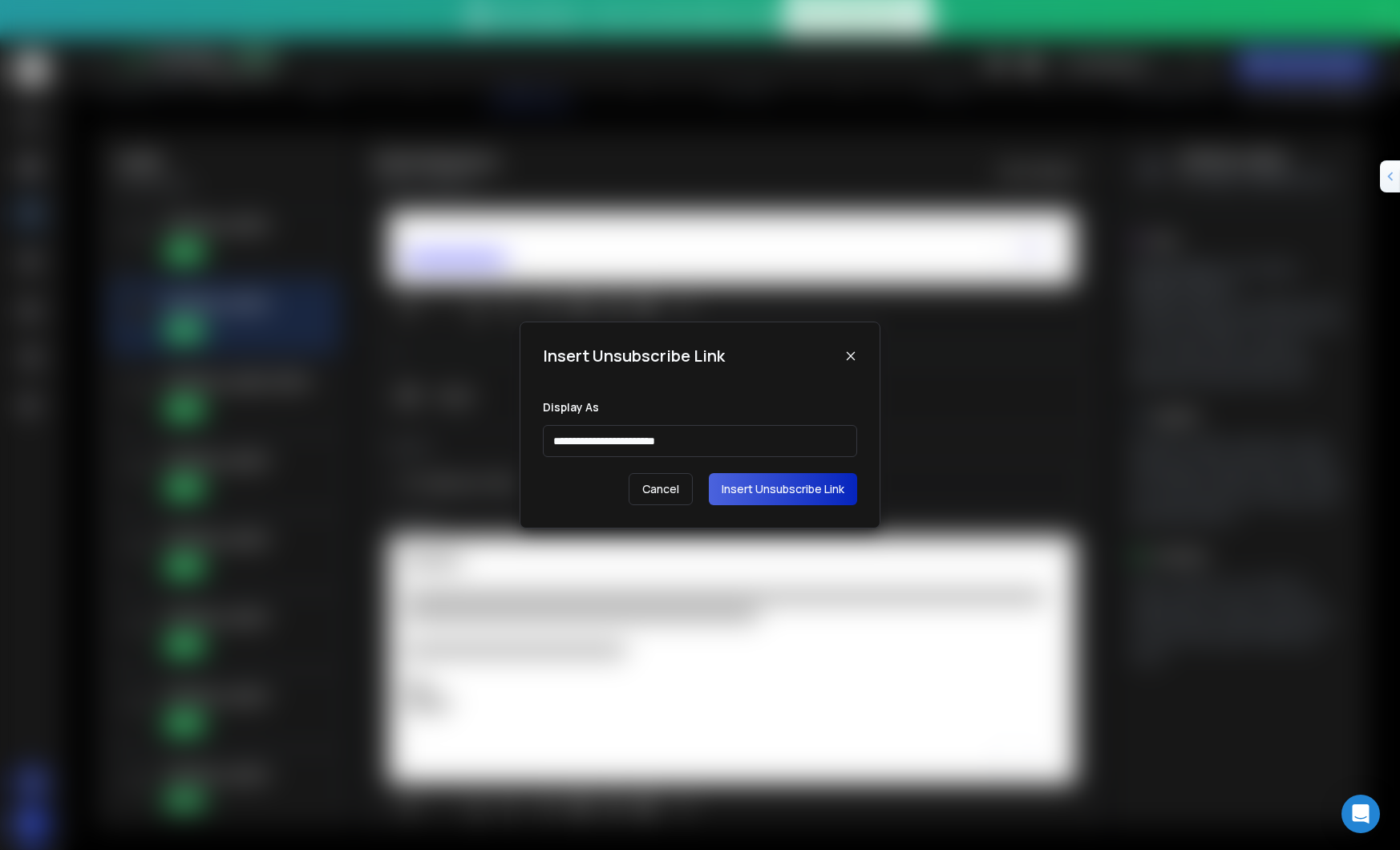
click at [788, 482] on button "Insert Unsubscribe Link" at bounding box center [783, 490] width 148 height 32
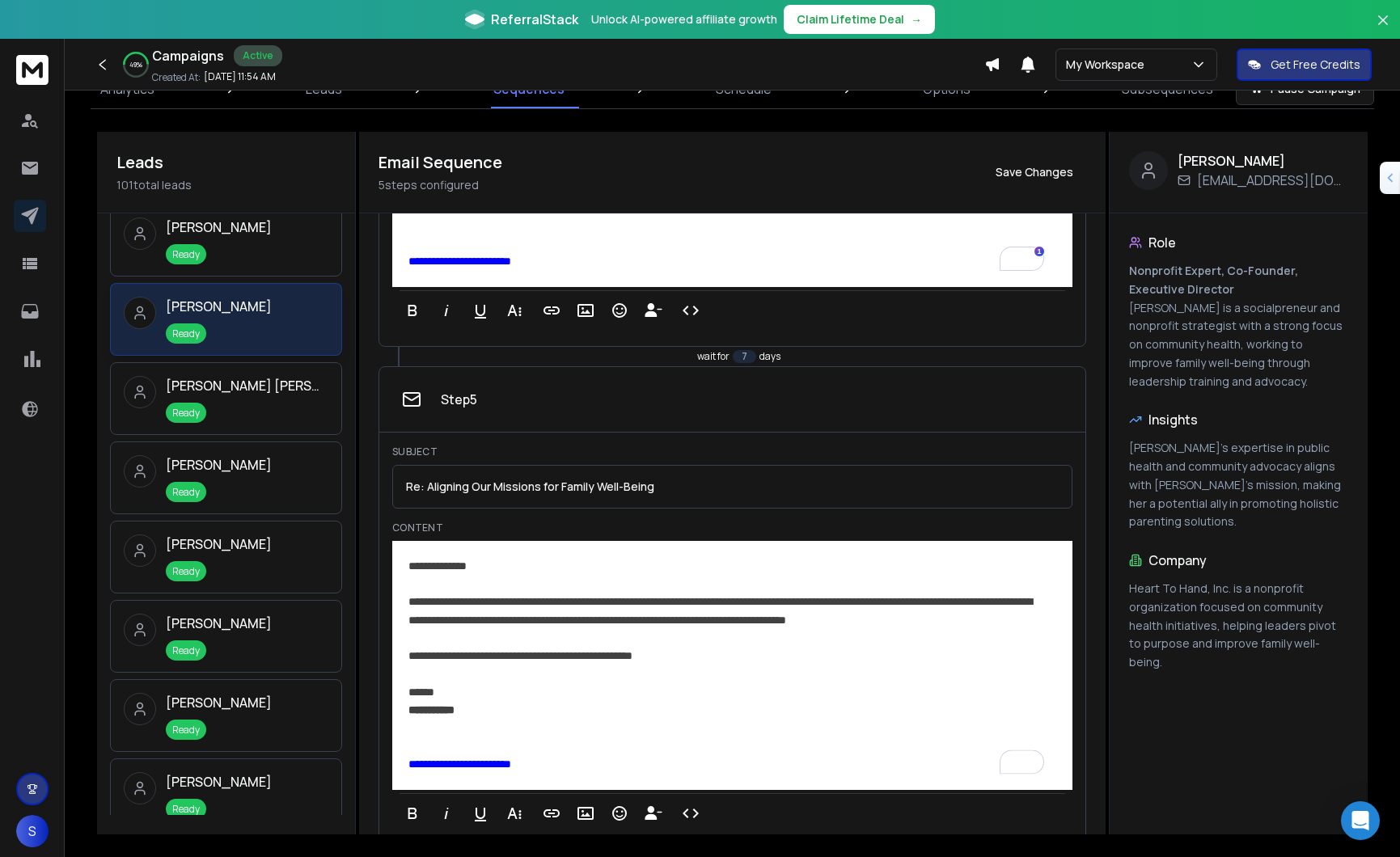
click at [1026, 185] on button "Save Changes" at bounding box center [1034, 172] width 104 height 32
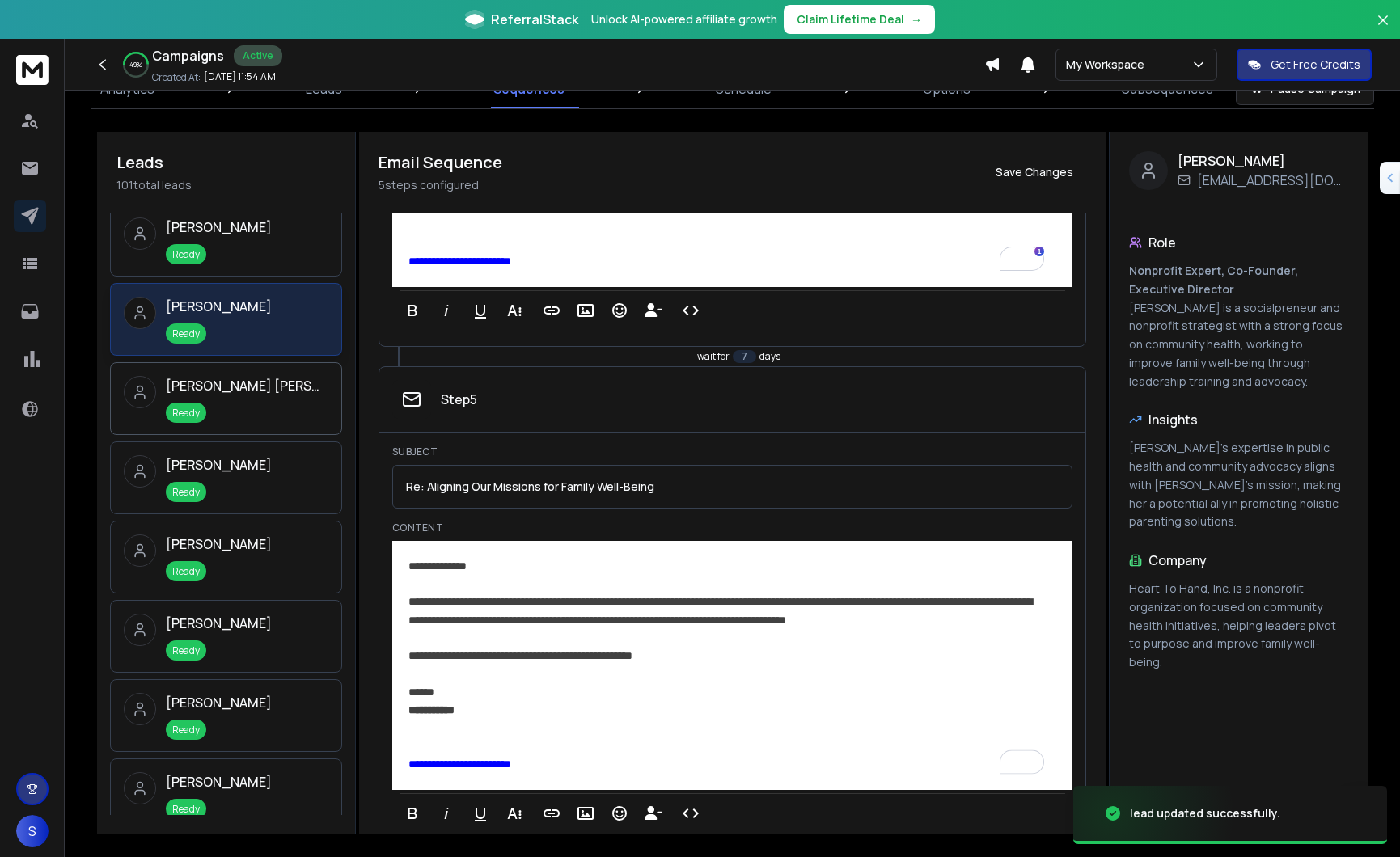
click at [275, 411] on div "Ready" at bounding box center [247, 412] width 163 height 19
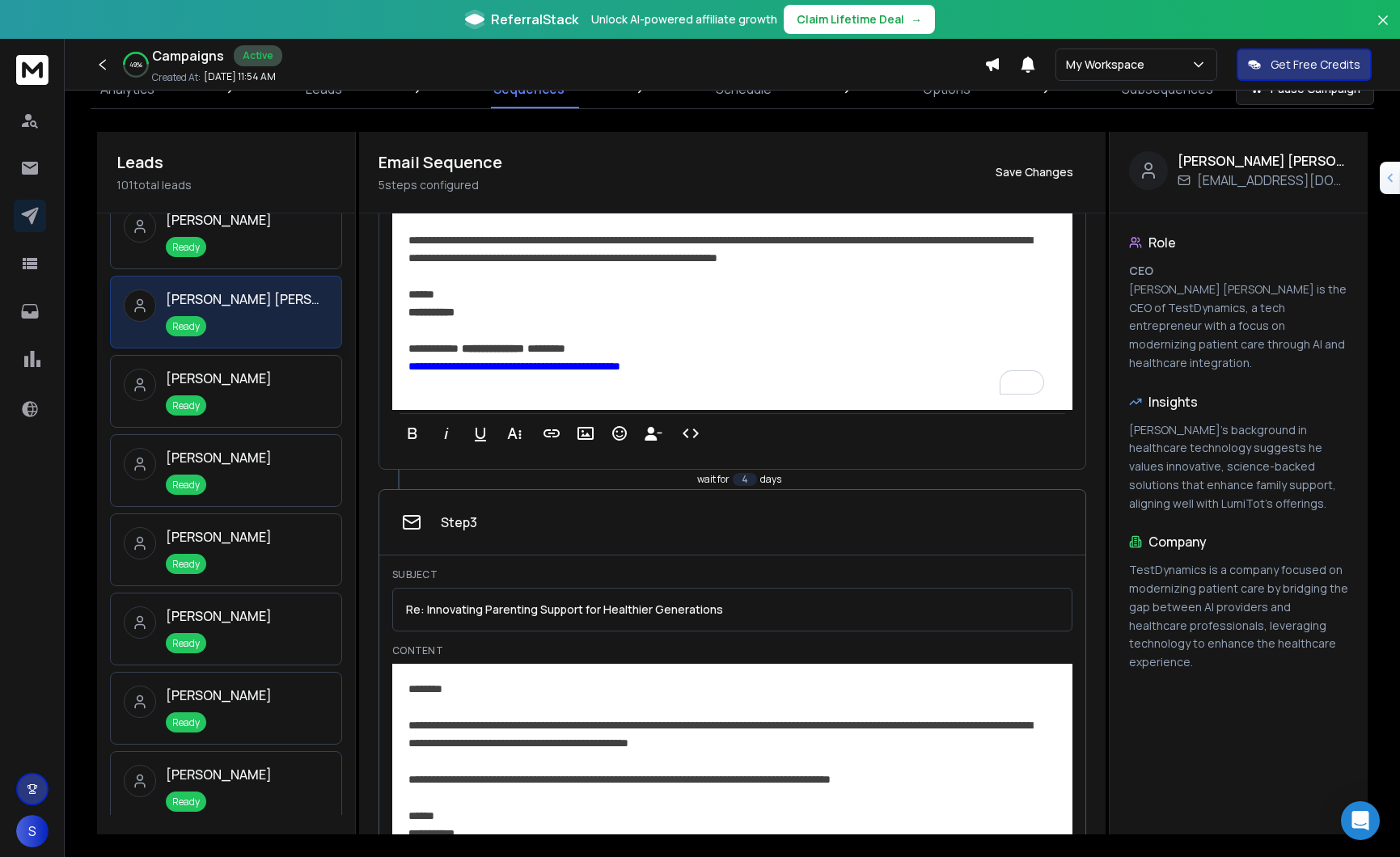
scroll to position [743, 0]
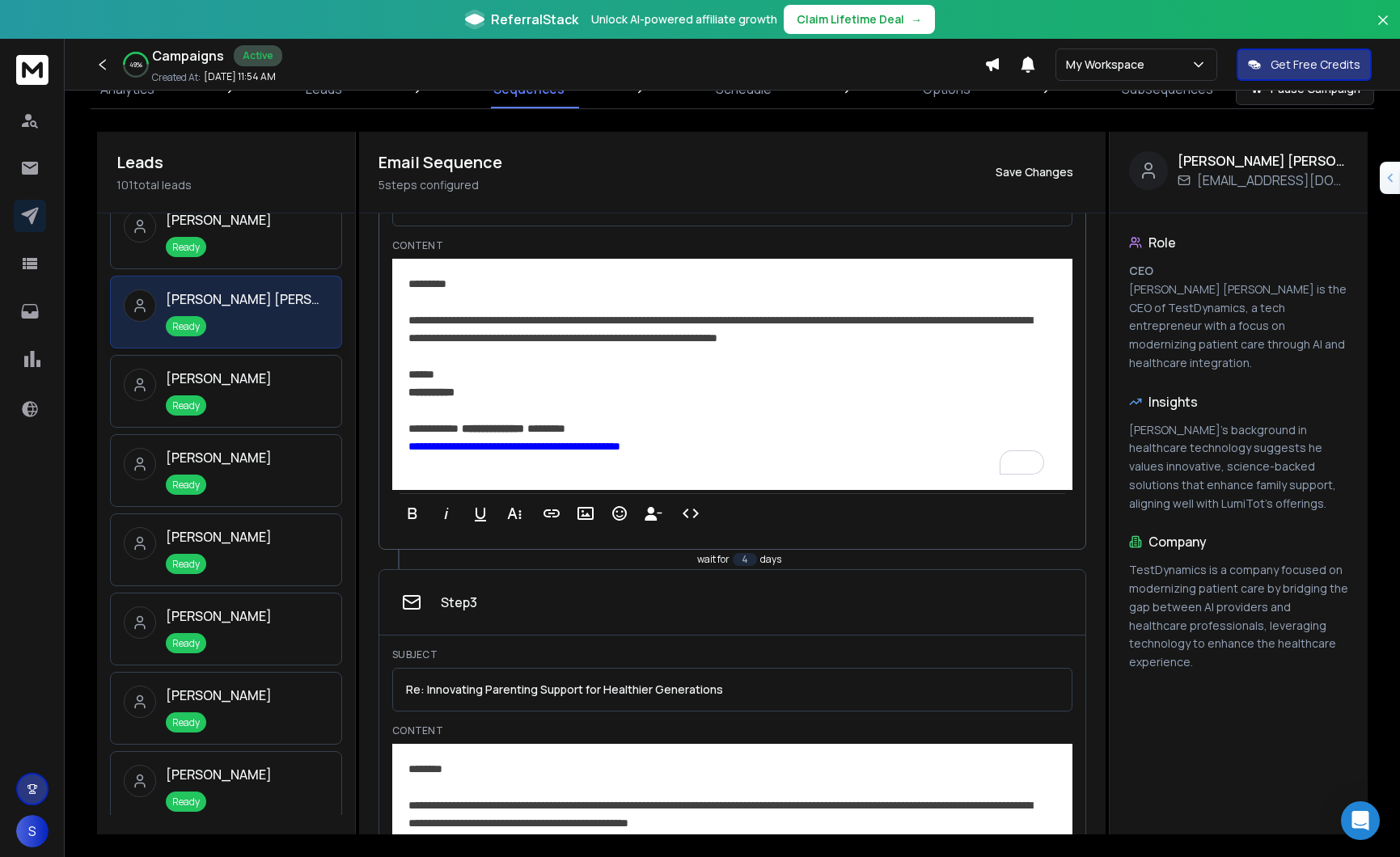
click at [545, 452] on link "**********" at bounding box center [515, 447] width 212 height 11
click at [591, 469] on div "To enrich screen reader interactions, please activate Accessibility in Grammarl…" at bounding box center [732, 465] width 648 height 18
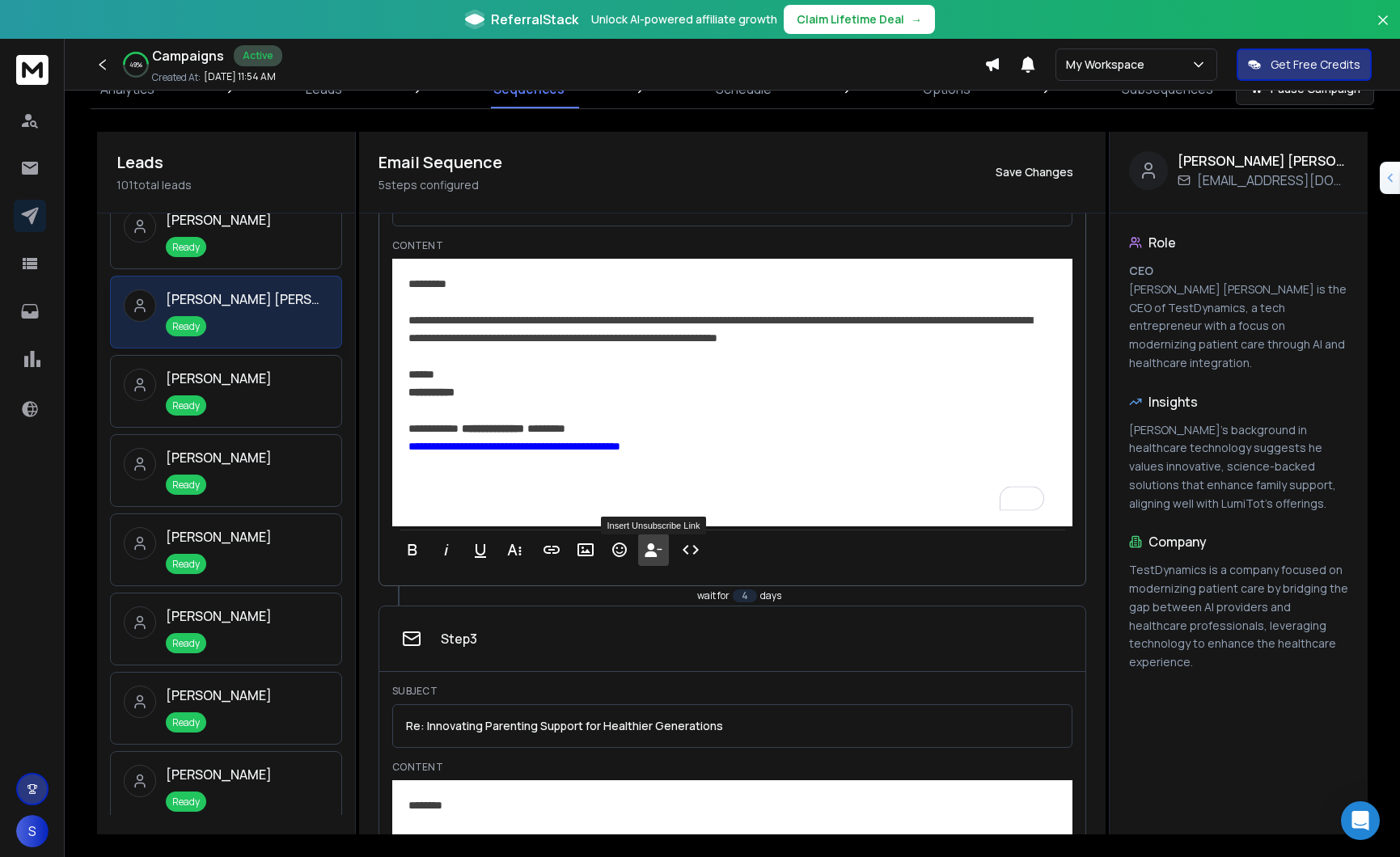
click at [647, 551] on icon "button" at bounding box center [654, 550] width 19 height 14
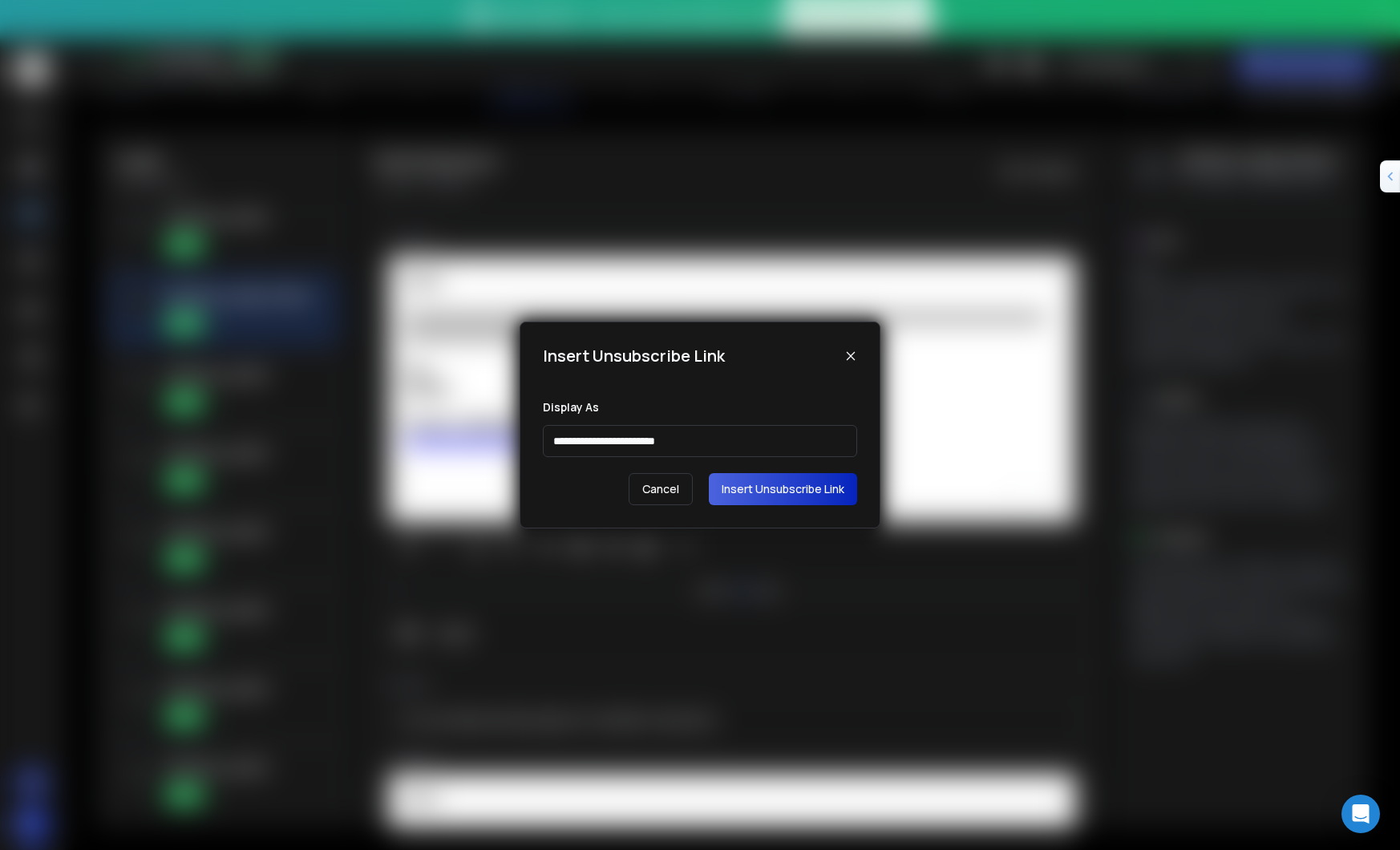
click at [759, 488] on button "Insert Unsubscribe Link" at bounding box center [783, 490] width 148 height 32
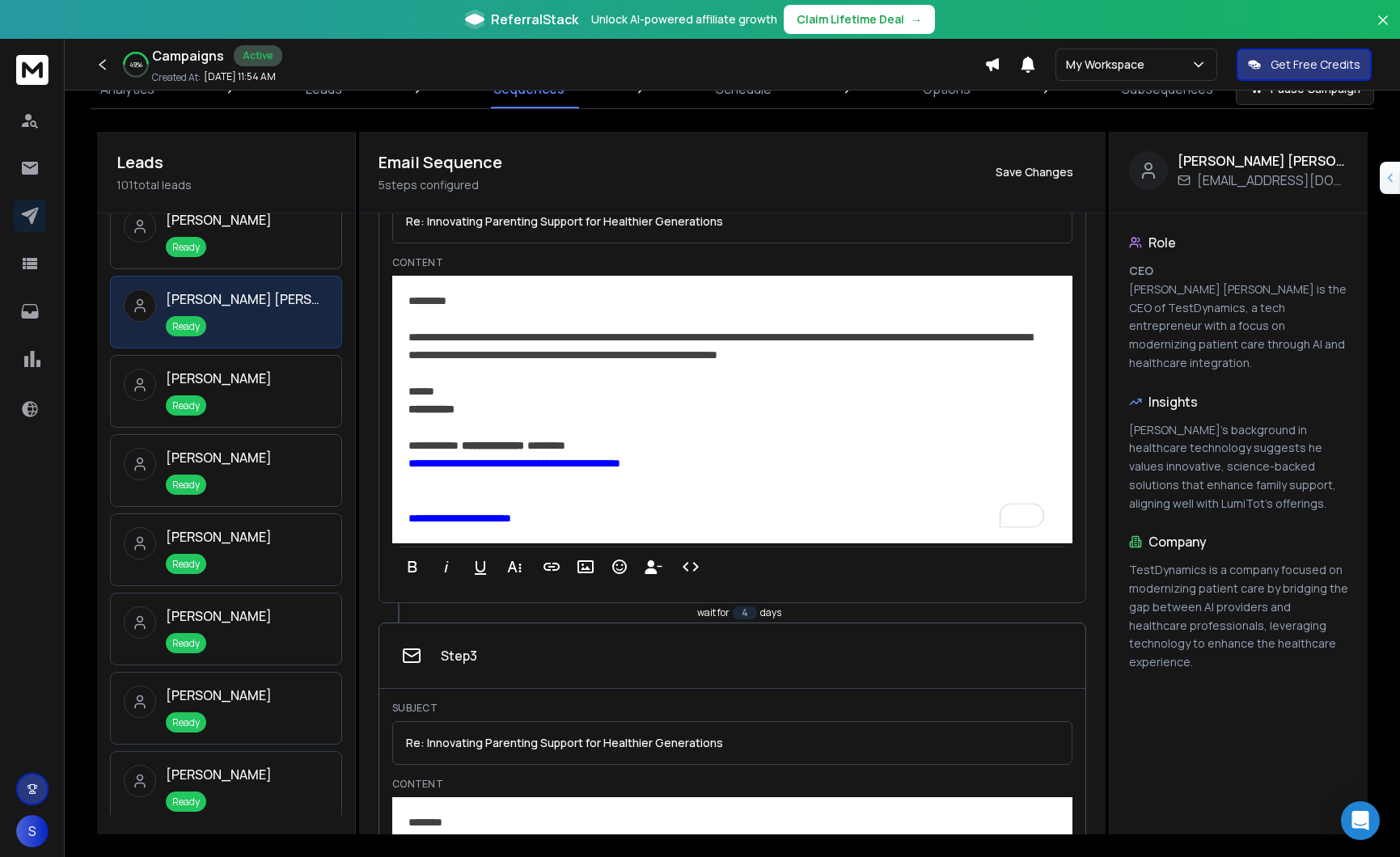
scroll to position [715, 0]
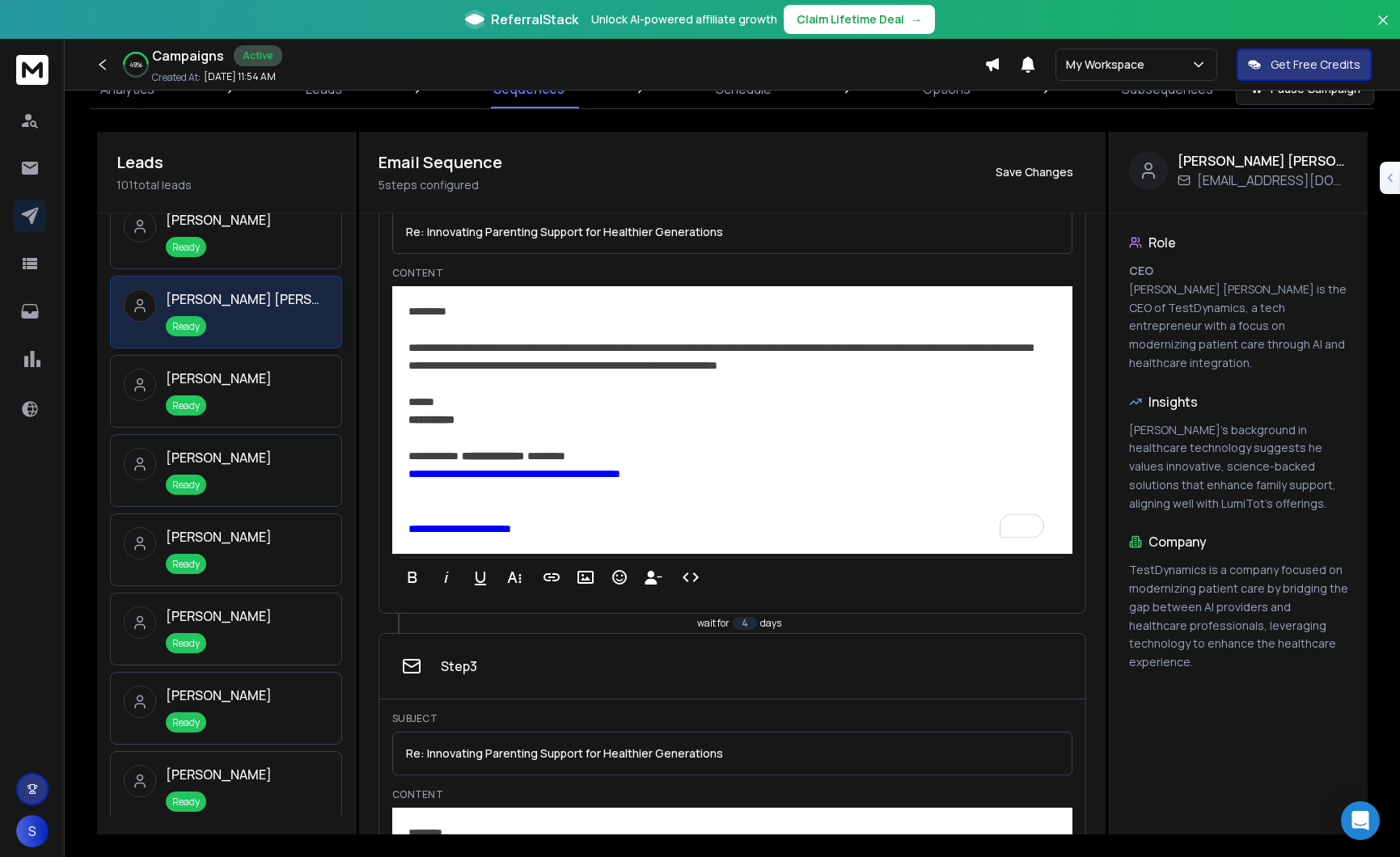
click at [443, 506] on div "To enrich screen reader interactions, please activate Accessibility in Grammarl…" at bounding box center [732, 511] width 648 height 18
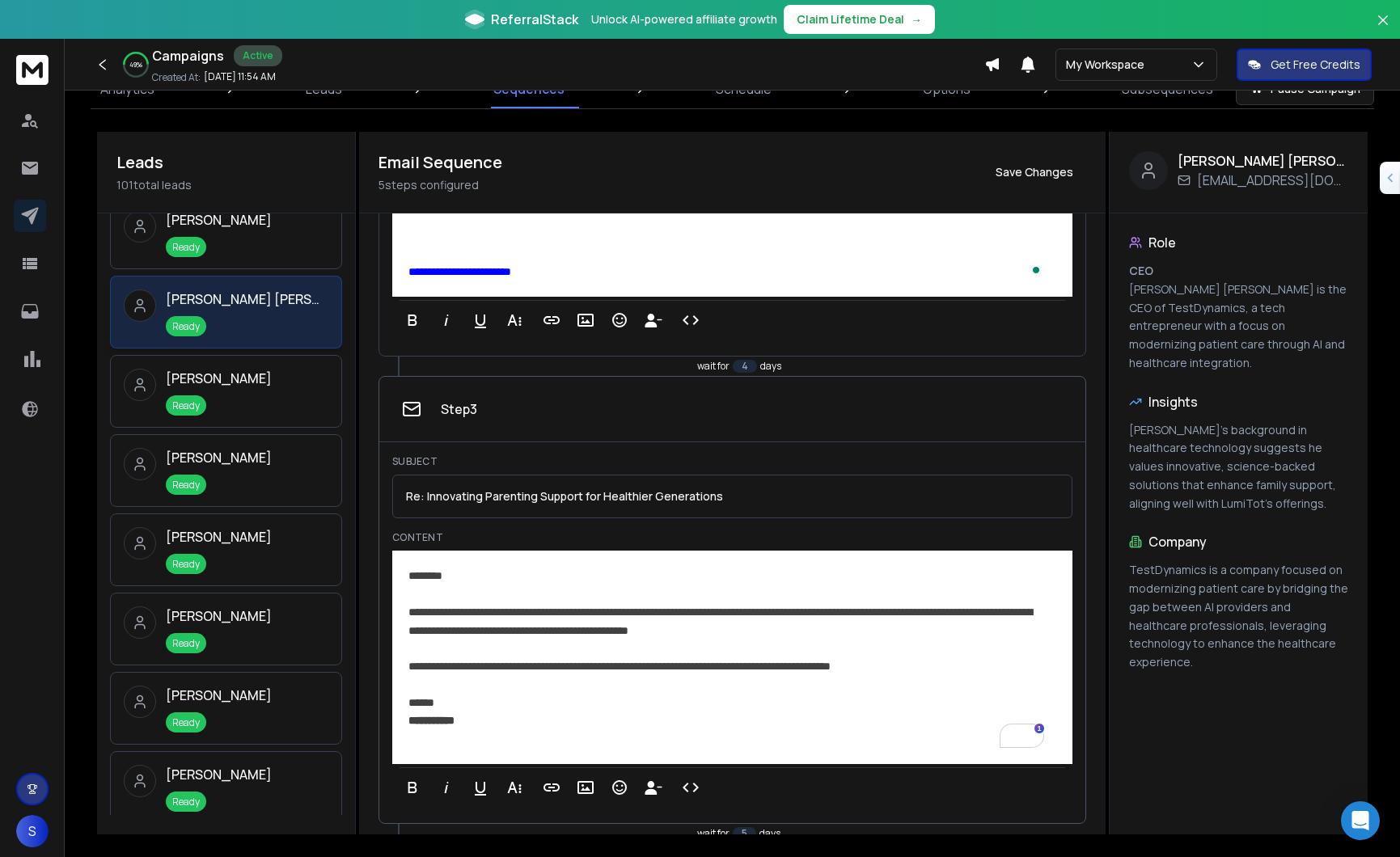
scroll to position [1095, 0]
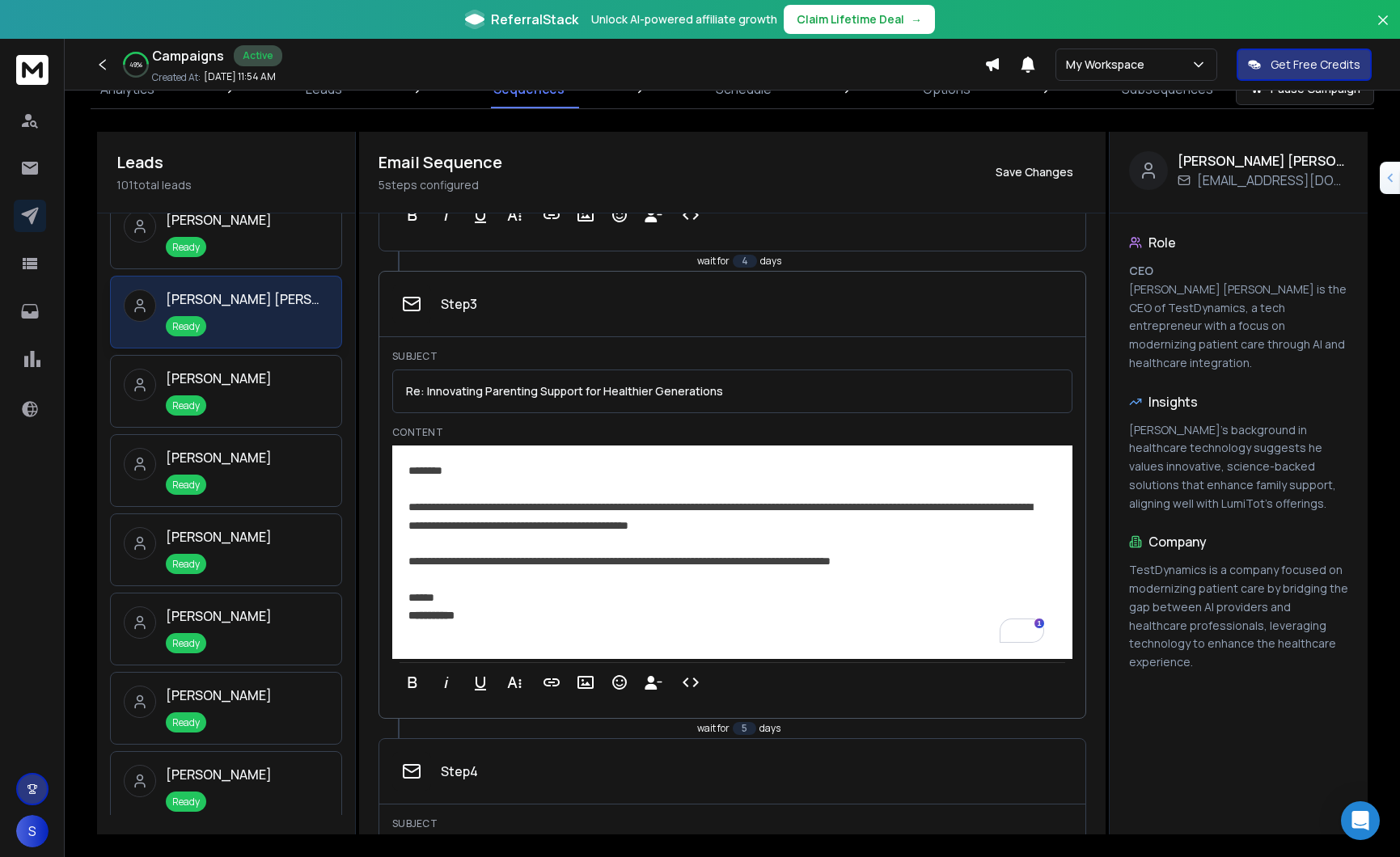
click at [457, 646] on div "**********" at bounding box center [732, 553] width 681 height 214
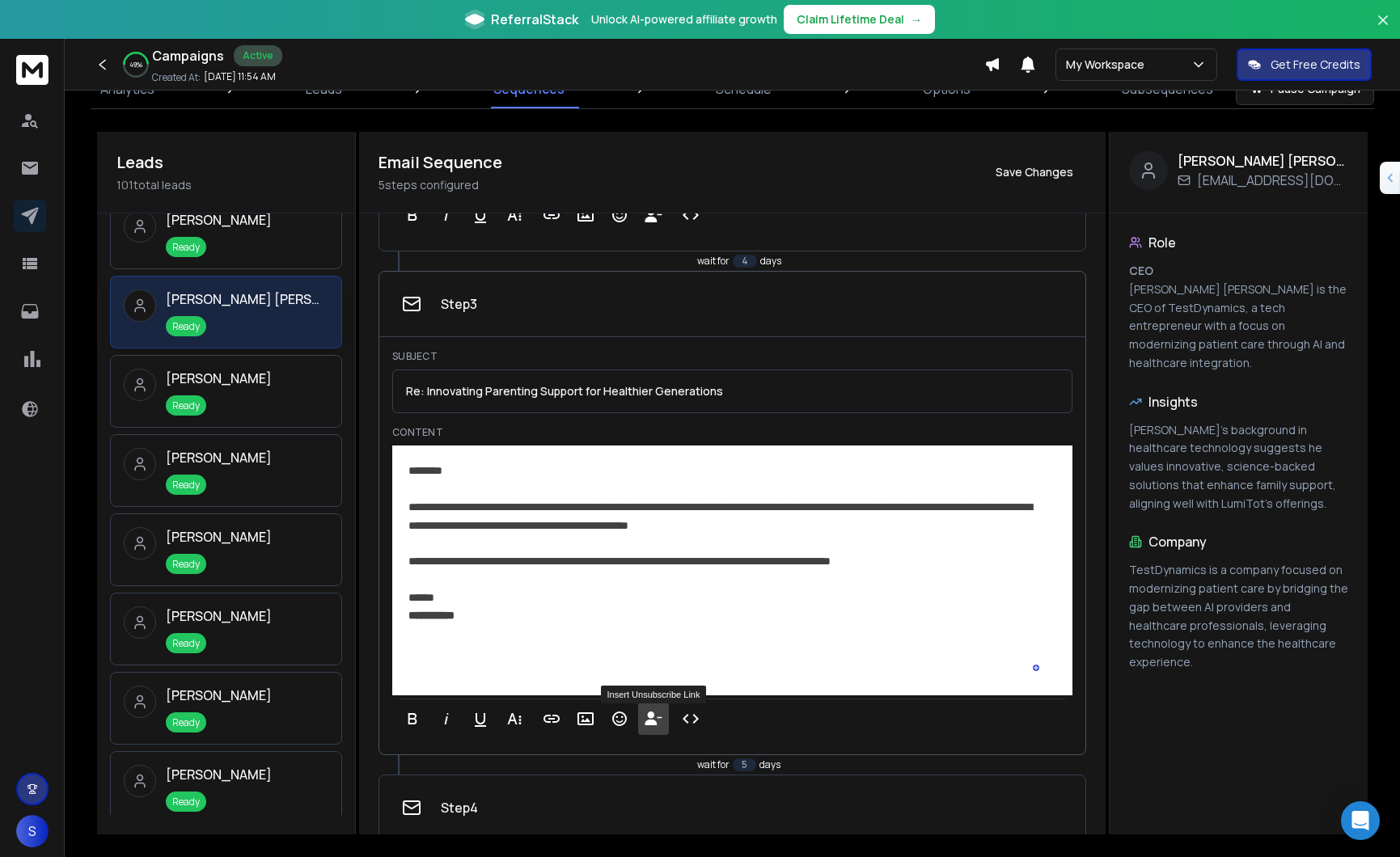
click at [659, 726] on icon "button" at bounding box center [654, 719] width 19 height 14
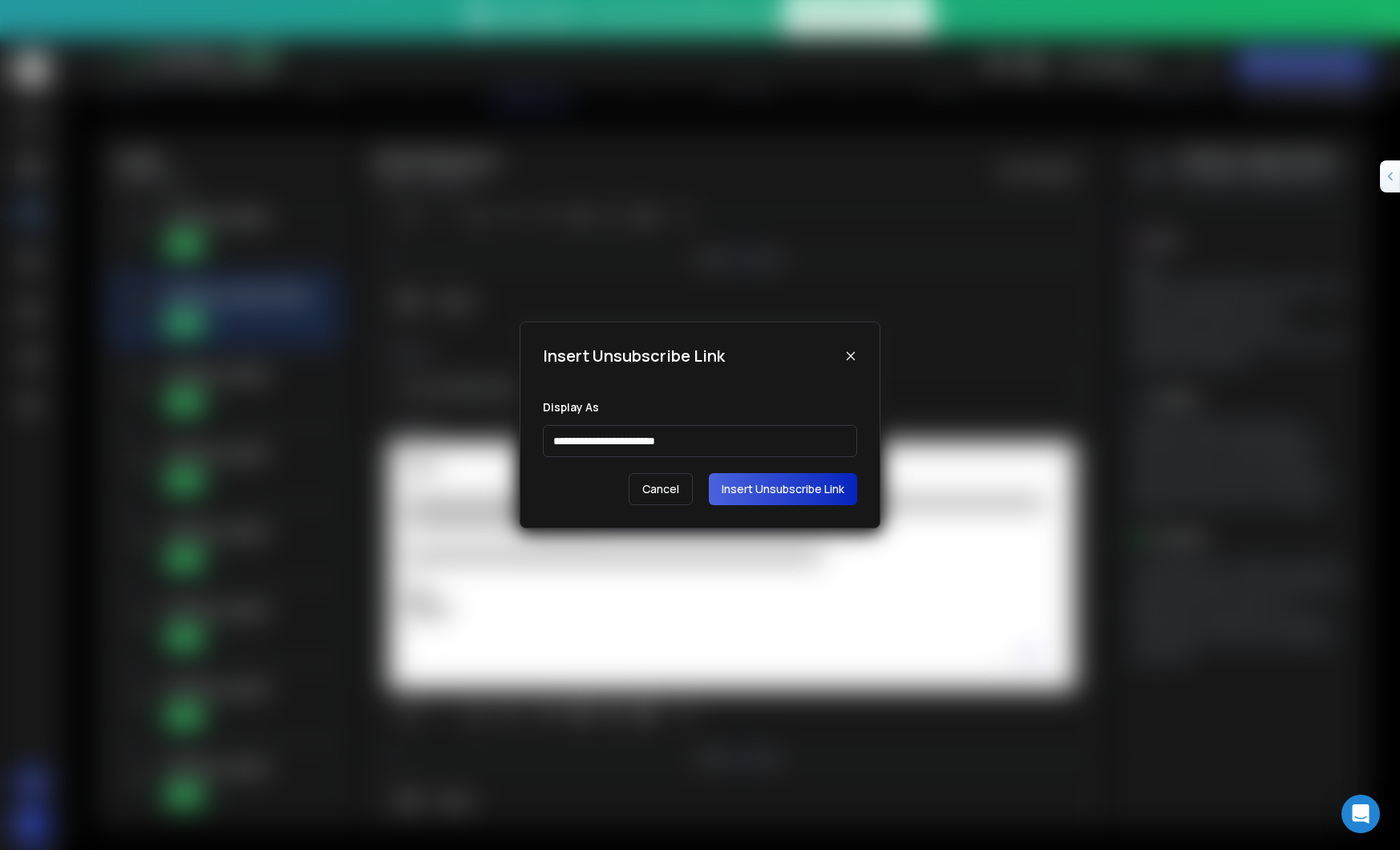
click at [768, 488] on button "Insert Unsubscribe Link" at bounding box center [783, 490] width 148 height 32
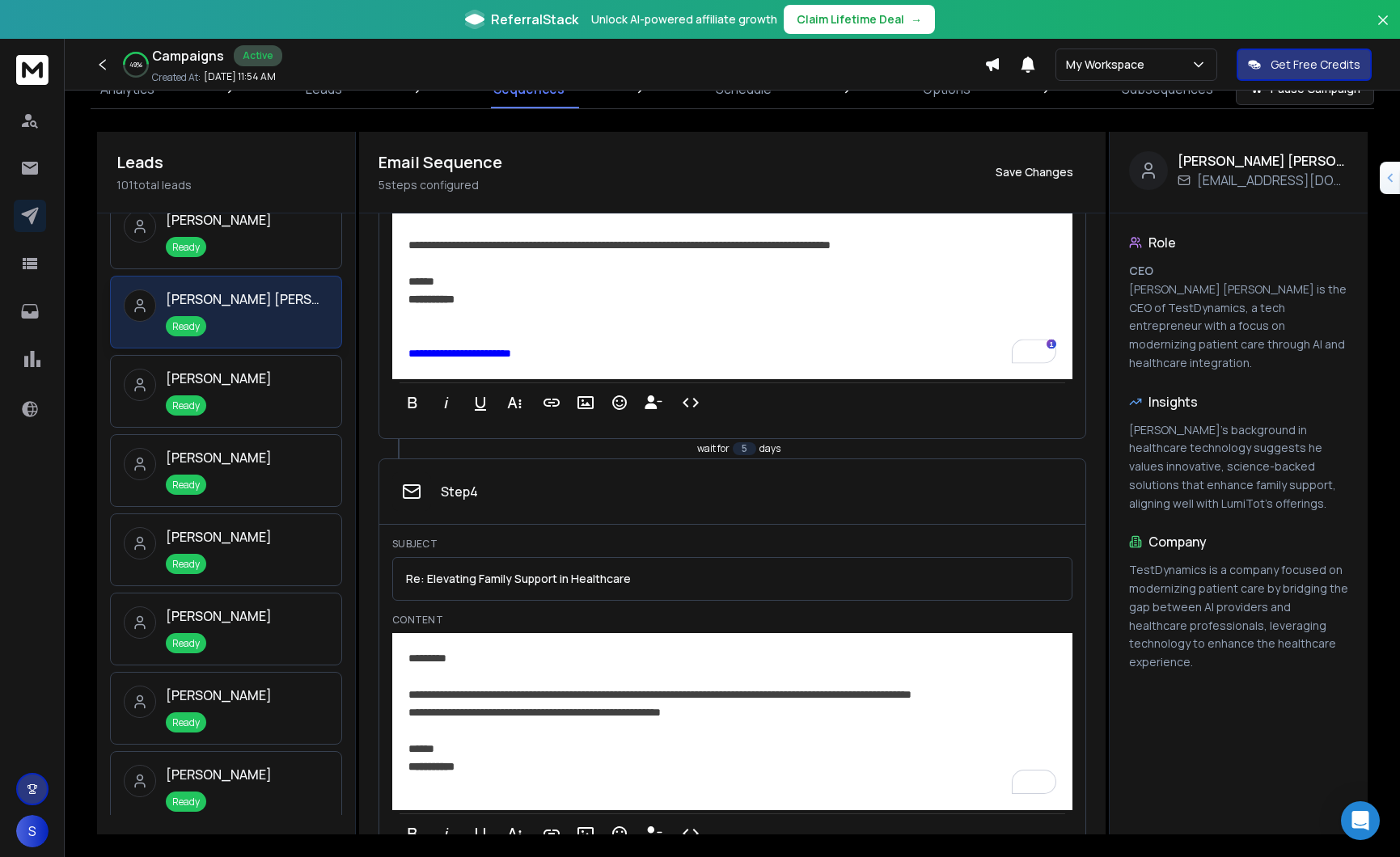
scroll to position [1645, 0]
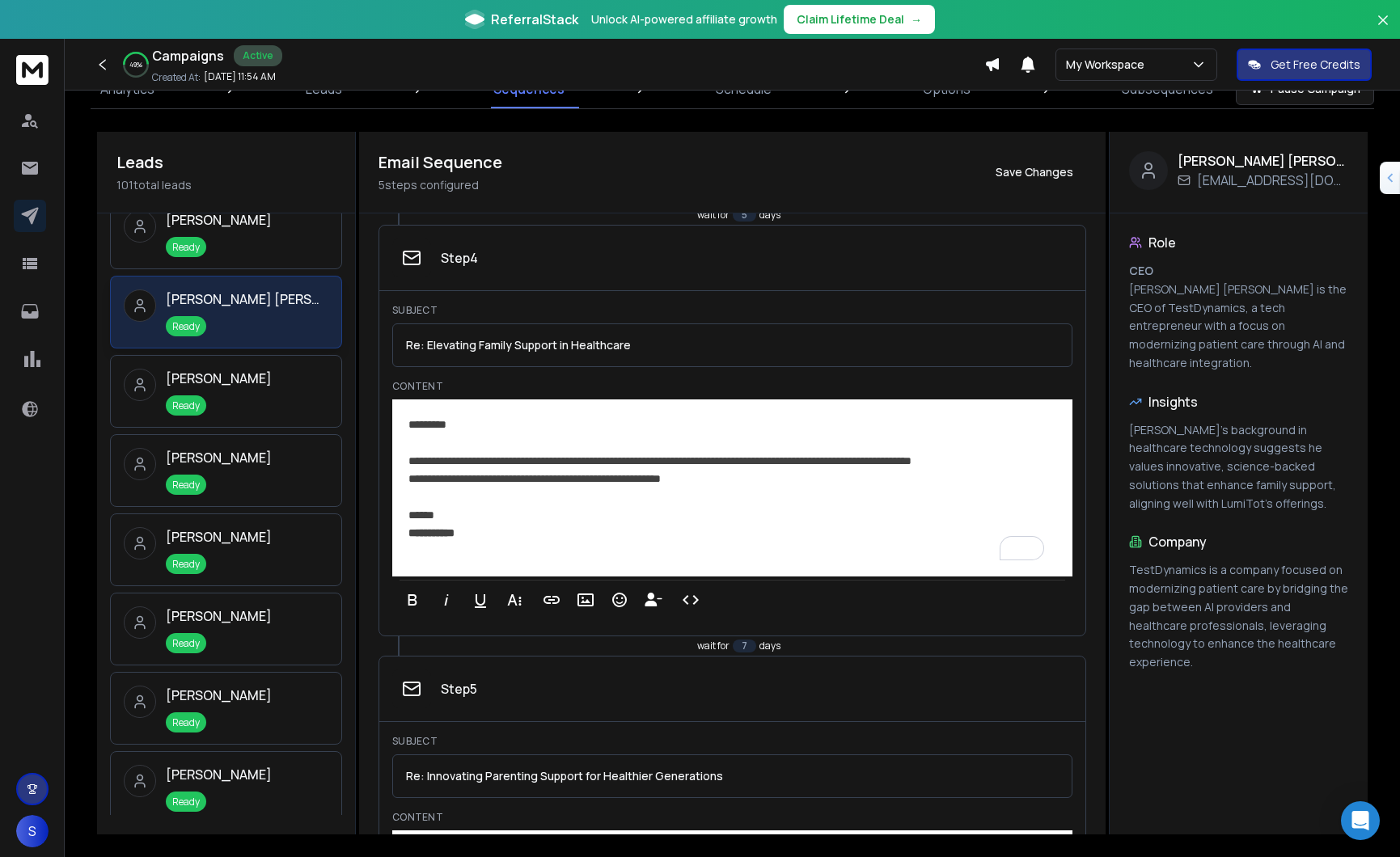
click at [483, 557] on div "To enrich screen reader interactions, please activate Accessibility in Grammarl…" at bounding box center [732, 551] width 648 height 18
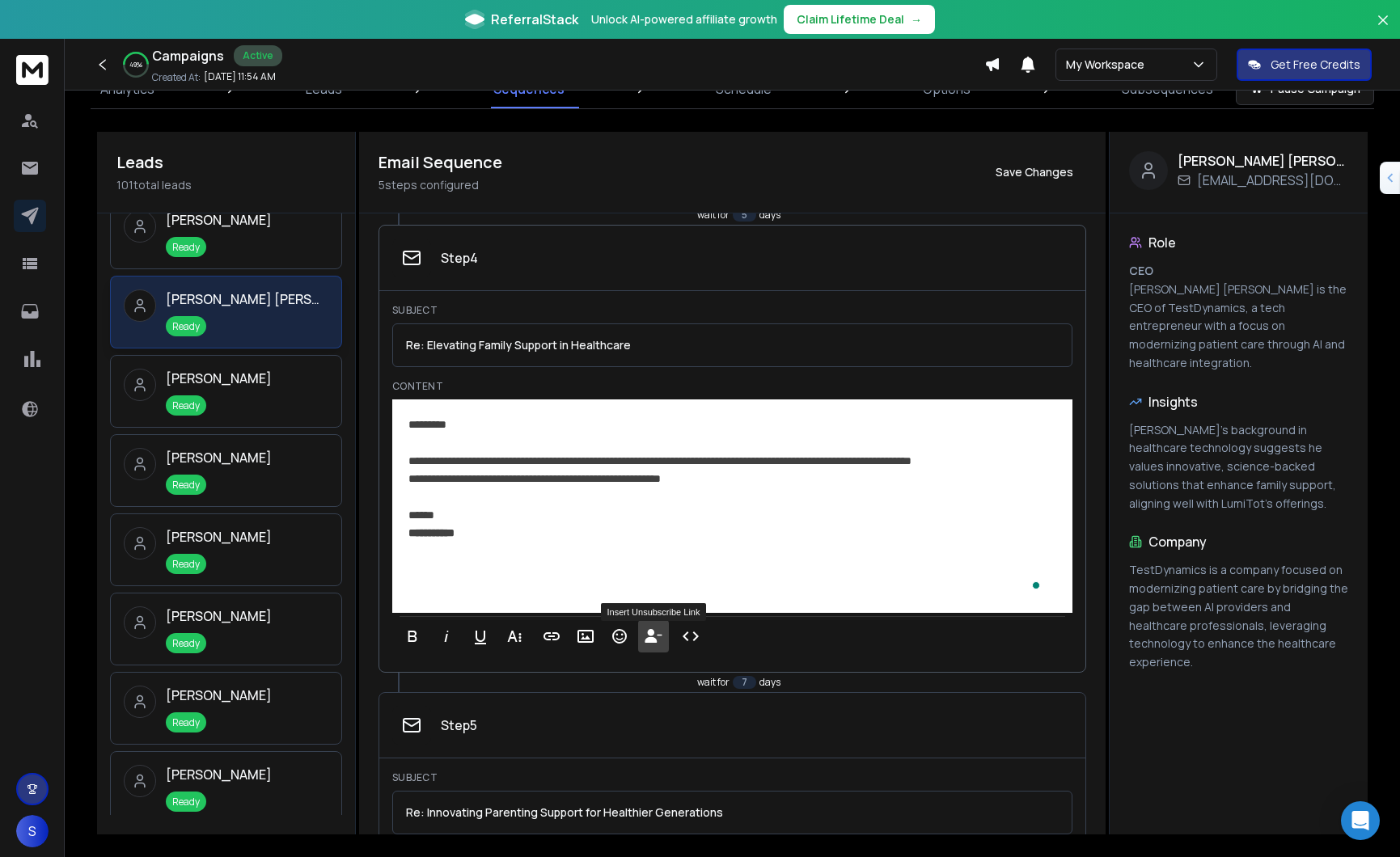
click at [664, 639] on button "Insert Unsubscribe Link" at bounding box center [654, 637] width 31 height 32
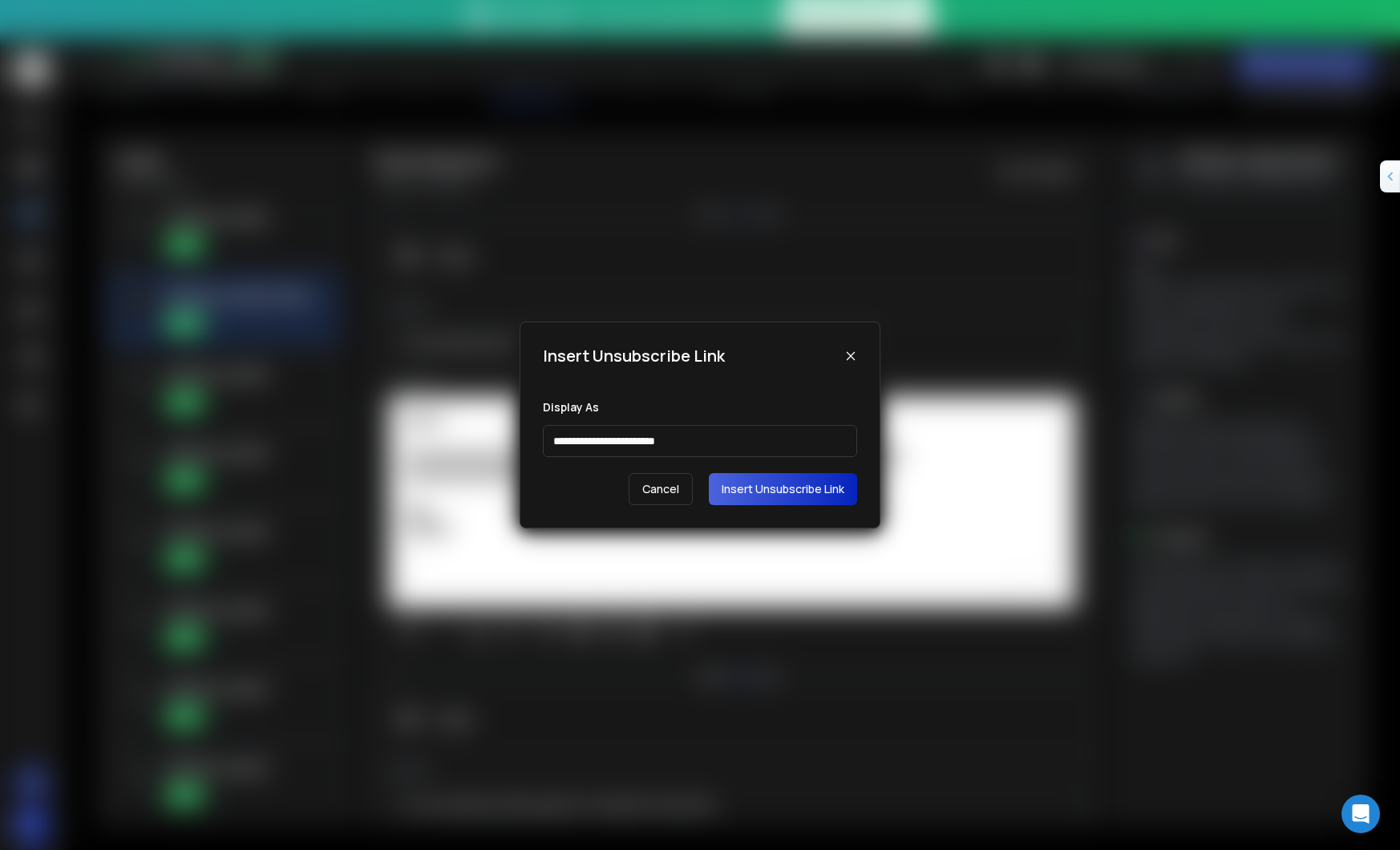
click at [765, 478] on button "Insert Unsubscribe Link" at bounding box center [783, 490] width 148 height 32
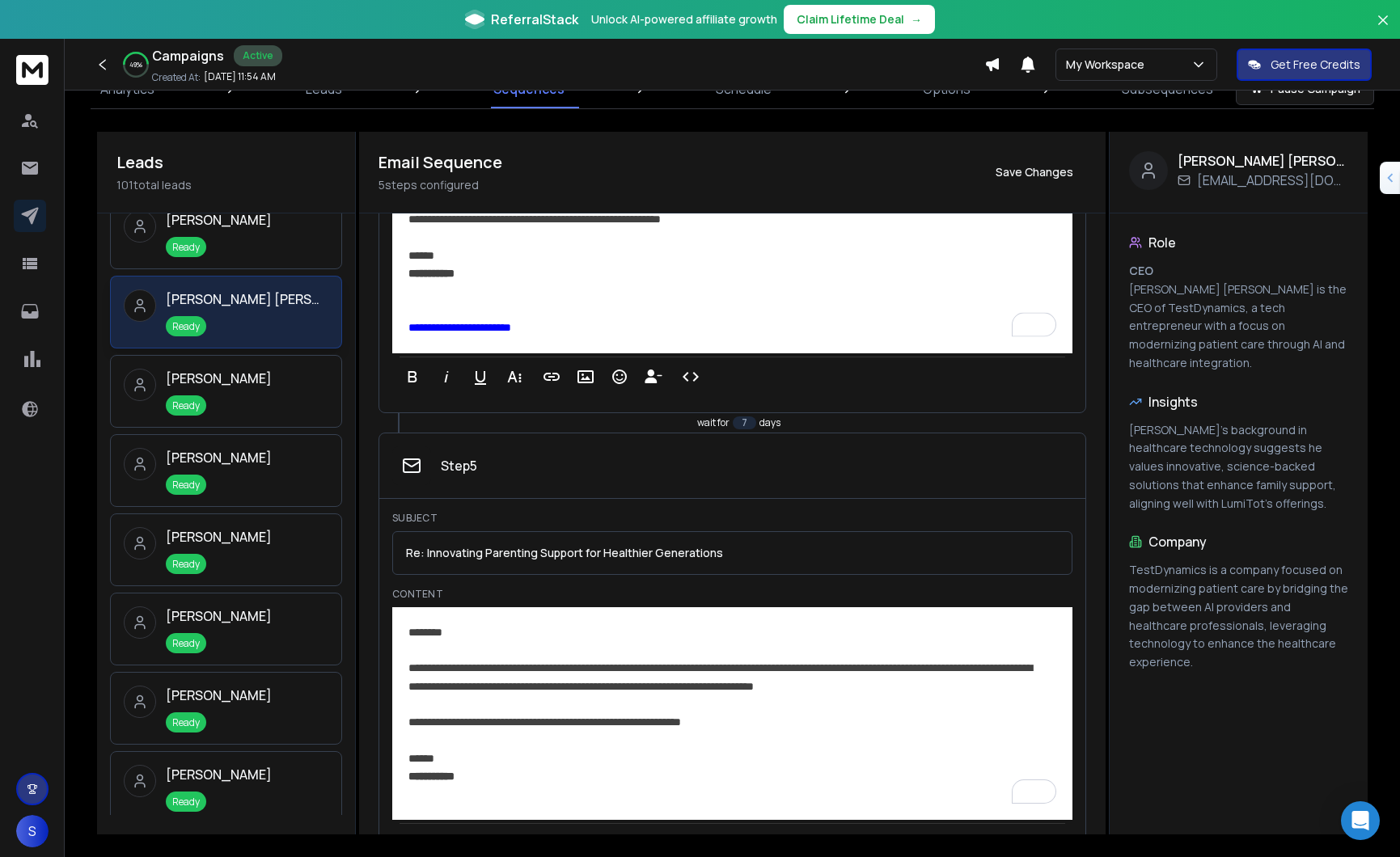
scroll to position [1971, 0]
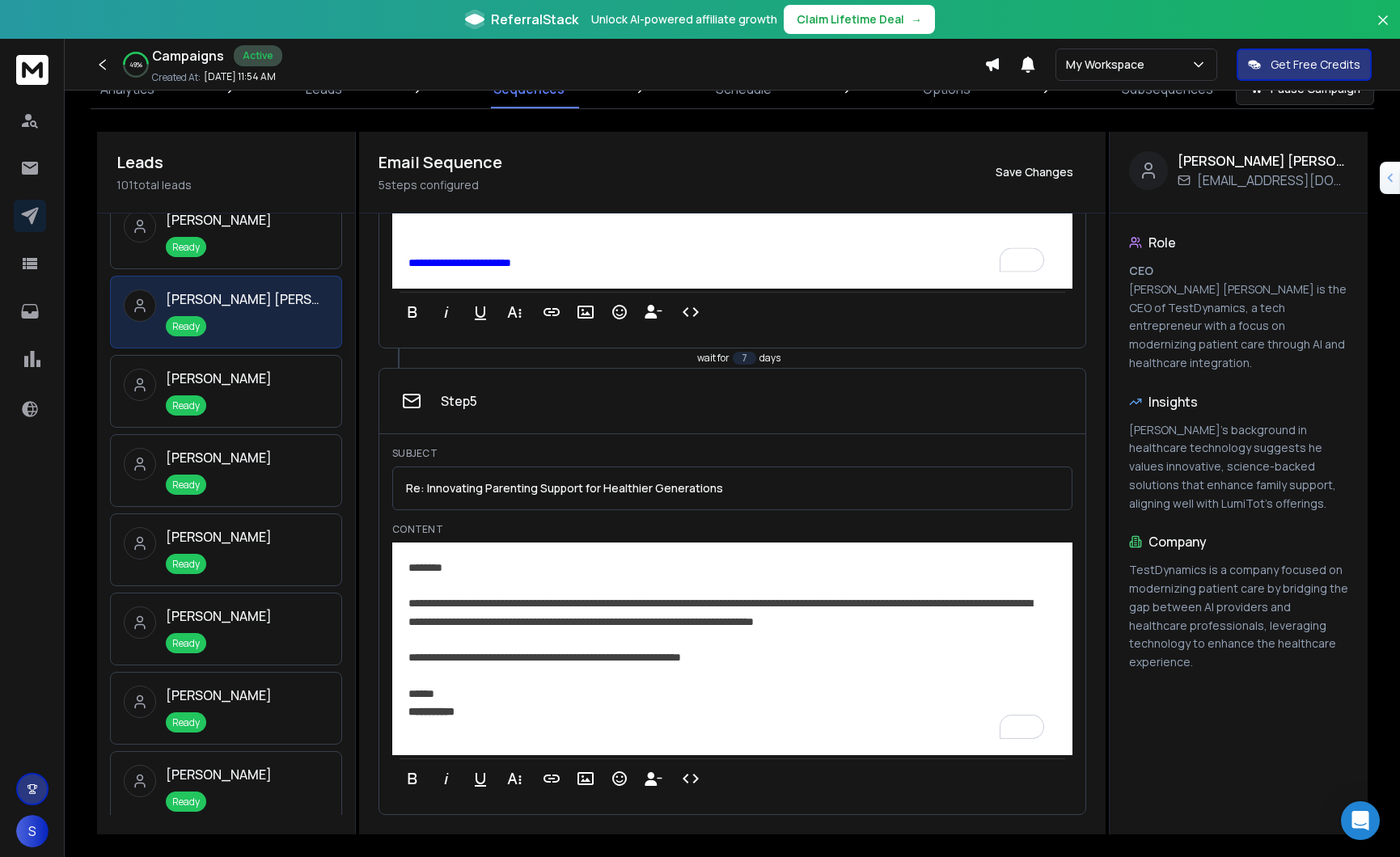
click at [456, 738] on div "To enrich screen reader interactions, please activate Accessibility in Grammarl…" at bounding box center [732, 731] width 648 height 18
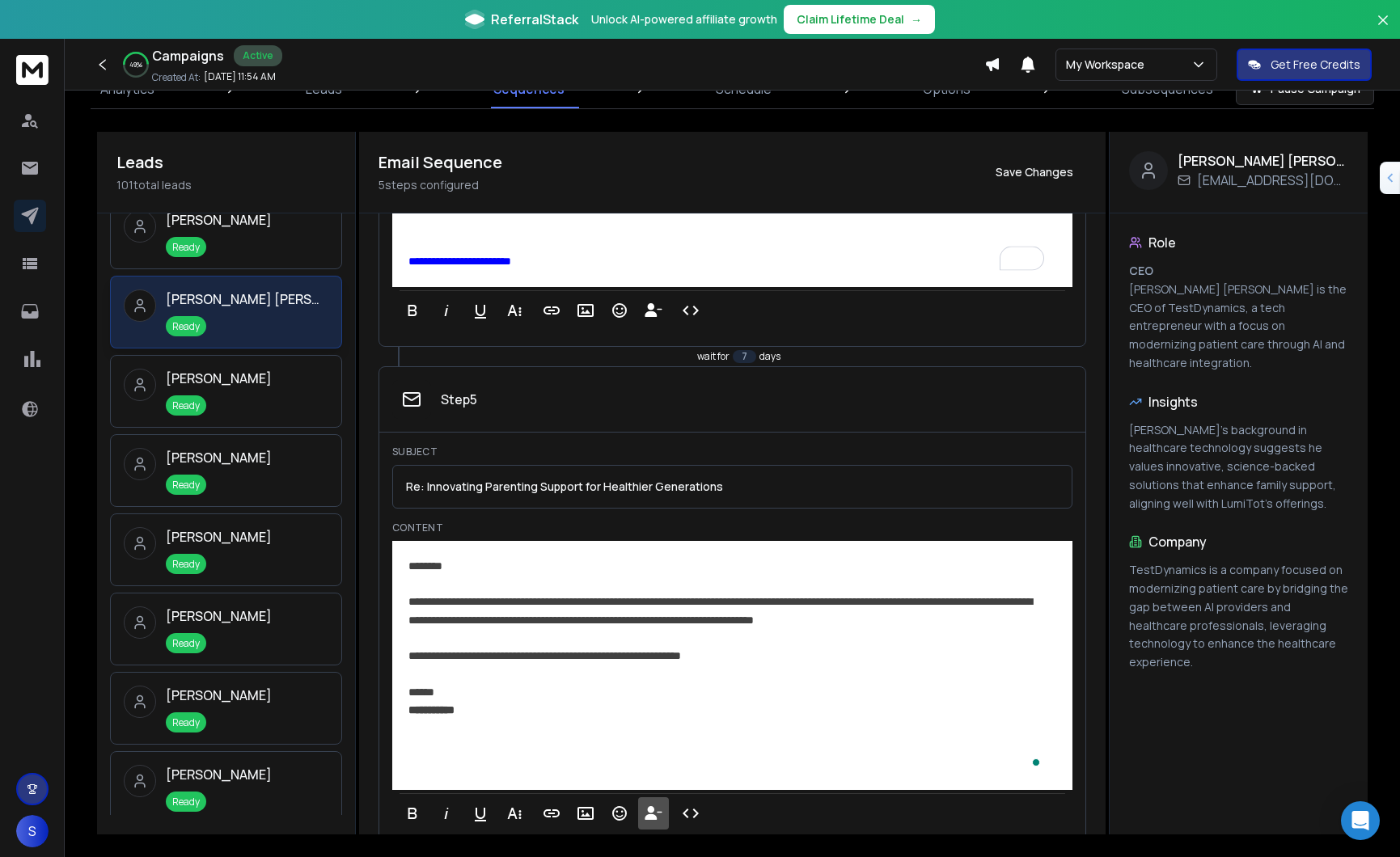
click at [643, 821] on button "Insert Unsubscribe Link" at bounding box center [654, 814] width 31 height 32
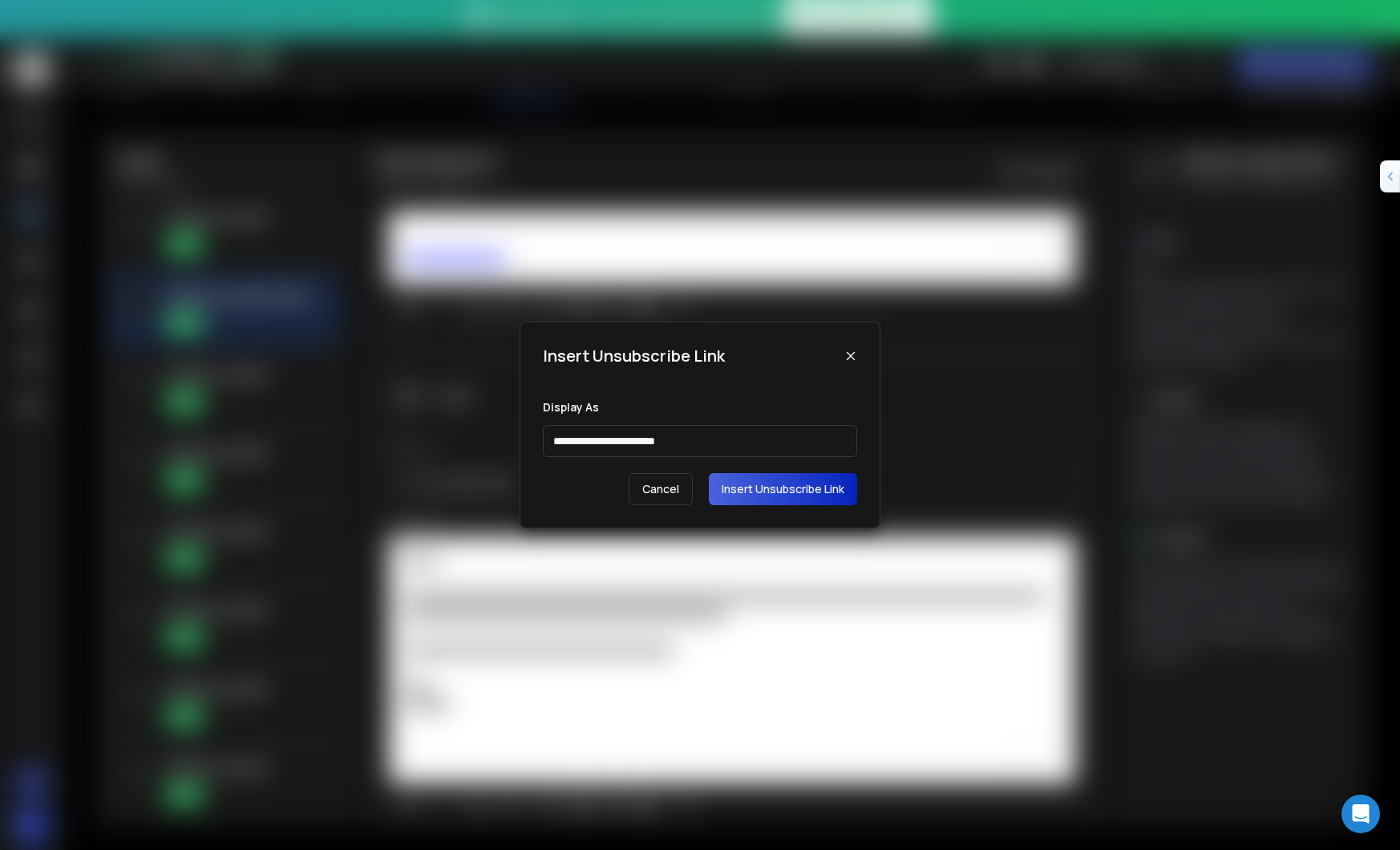
click at [773, 501] on button "Insert Unsubscribe Link" at bounding box center [783, 490] width 148 height 32
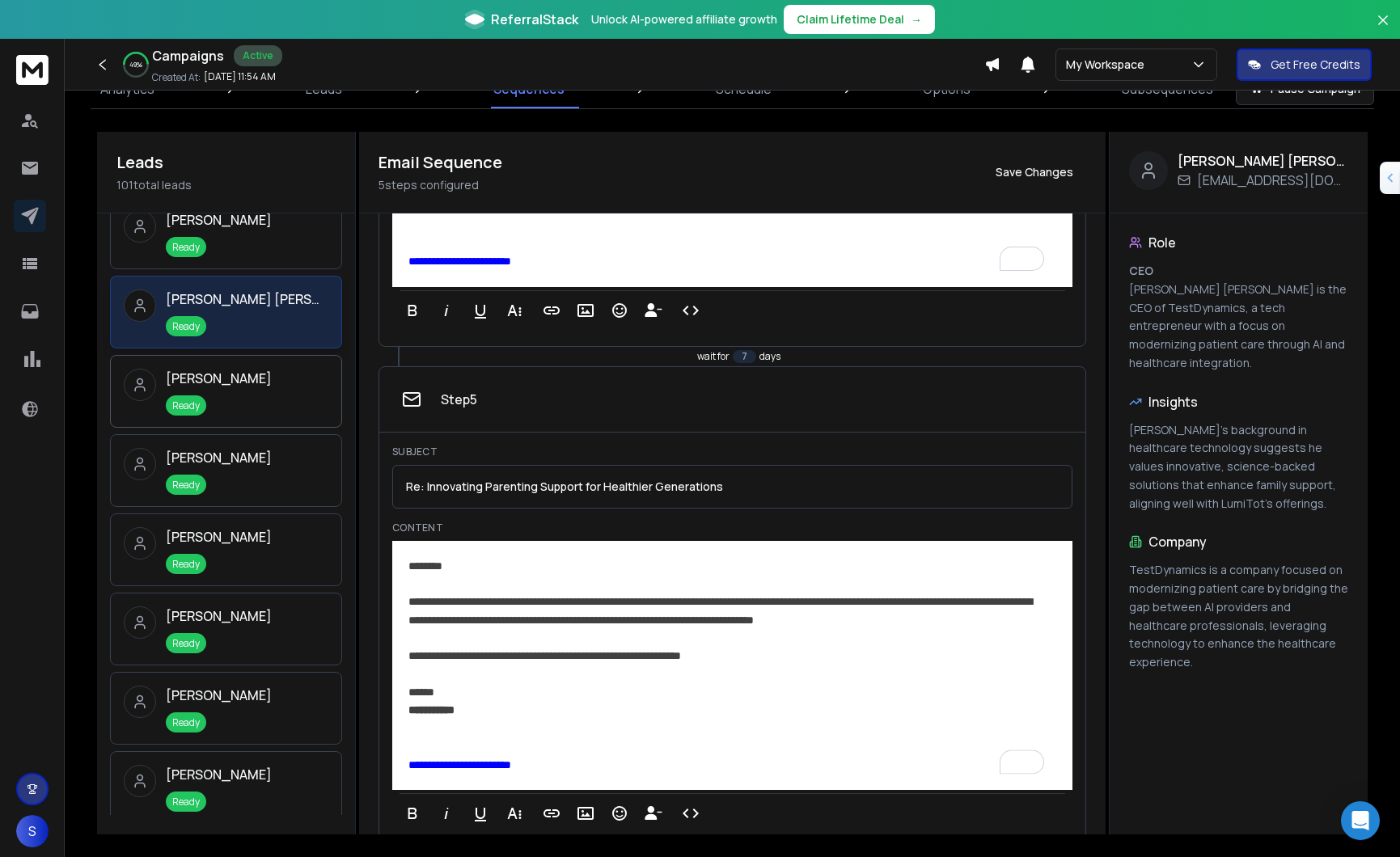
click at [201, 401] on span "Ready" at bounding box center [186, 405] width 40 height 20
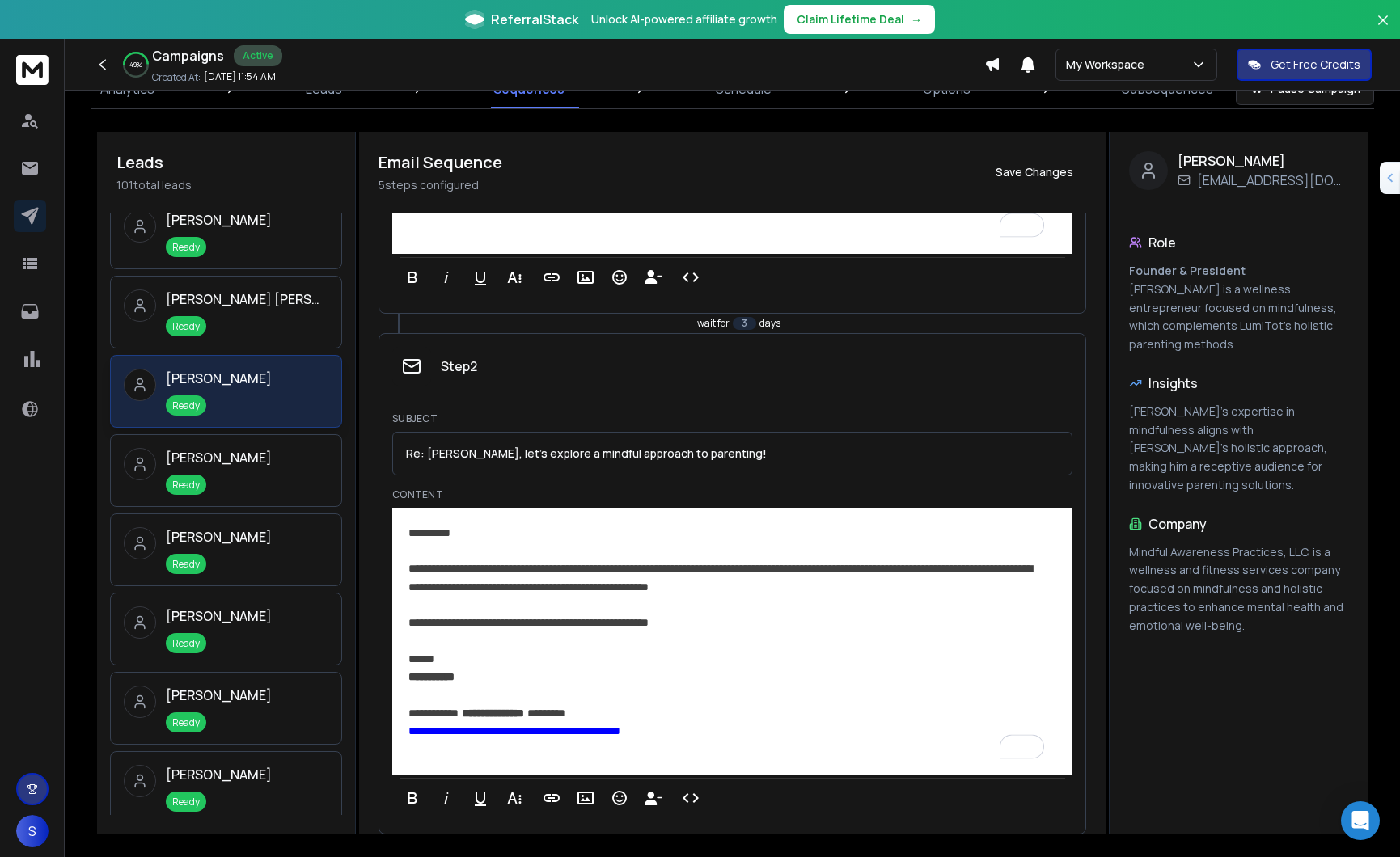
scroll to position [719, 0]
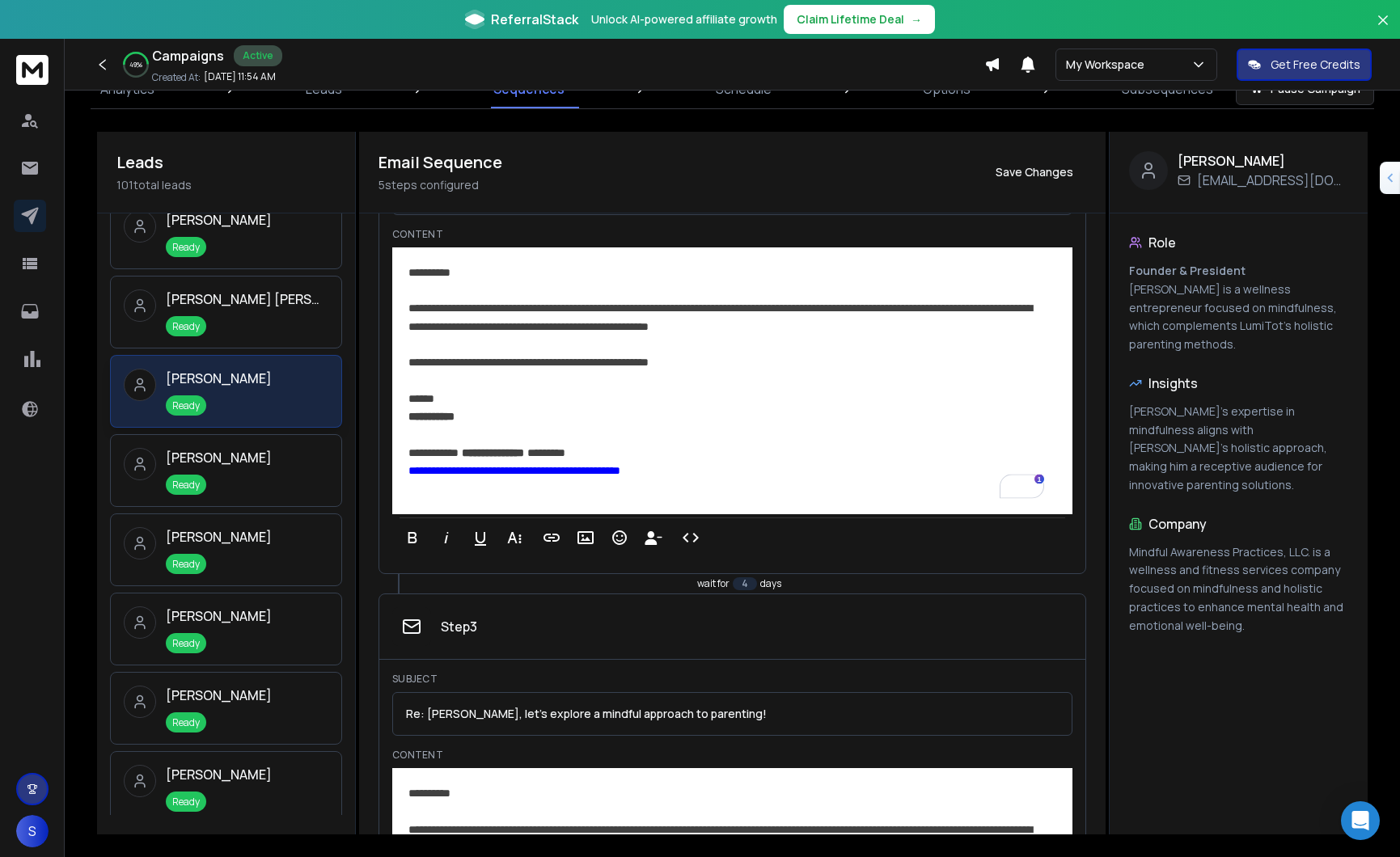
click at [492, 487] on div "To enrich screen reader interactions, please activate Accessibility in Grammarl…" at bounding box center [732, 490] width 648 height 18
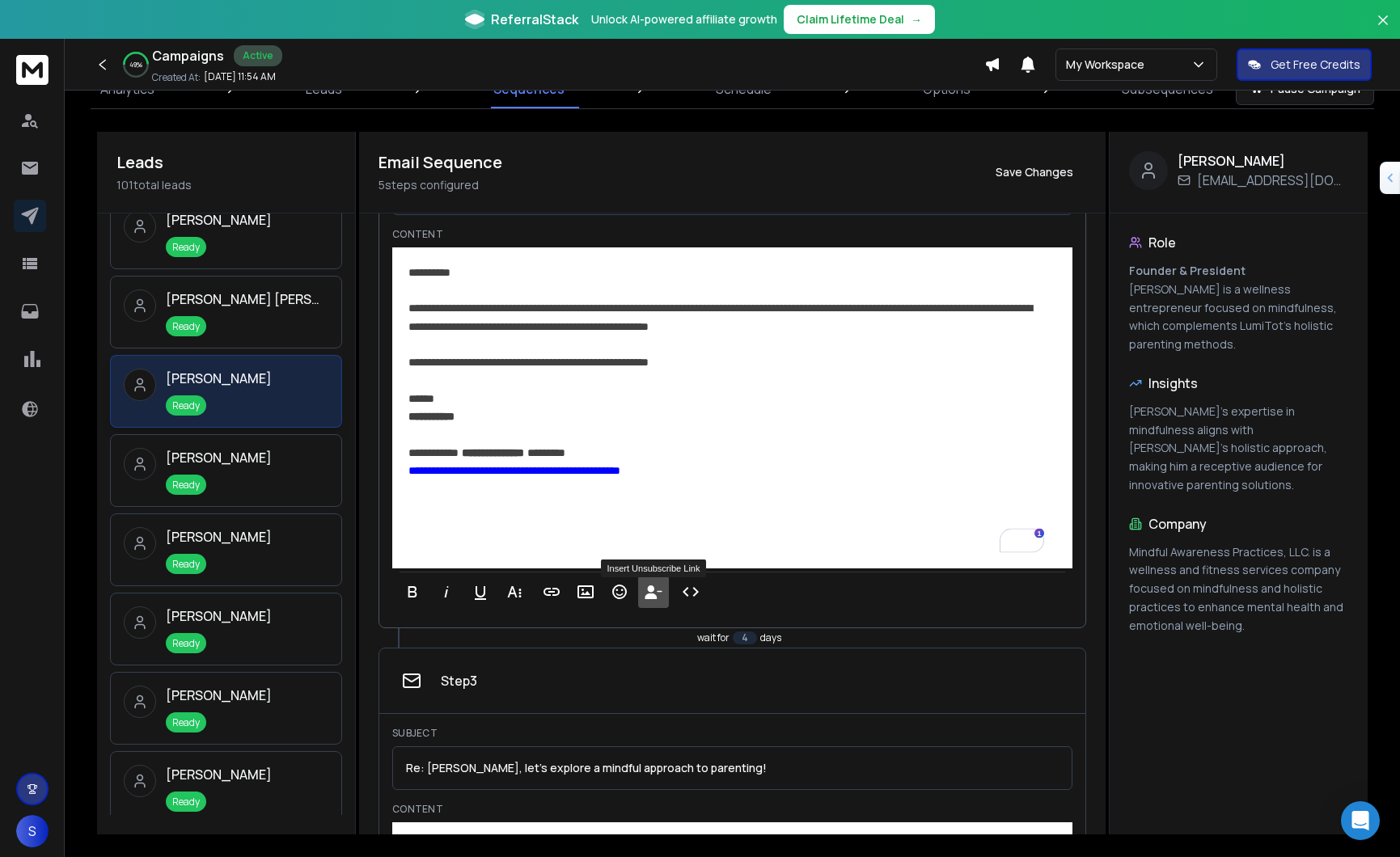
click at [663, 598] on button "Insert Unsubscribe Link" at bounding box center [654, 592] width 31 height 32
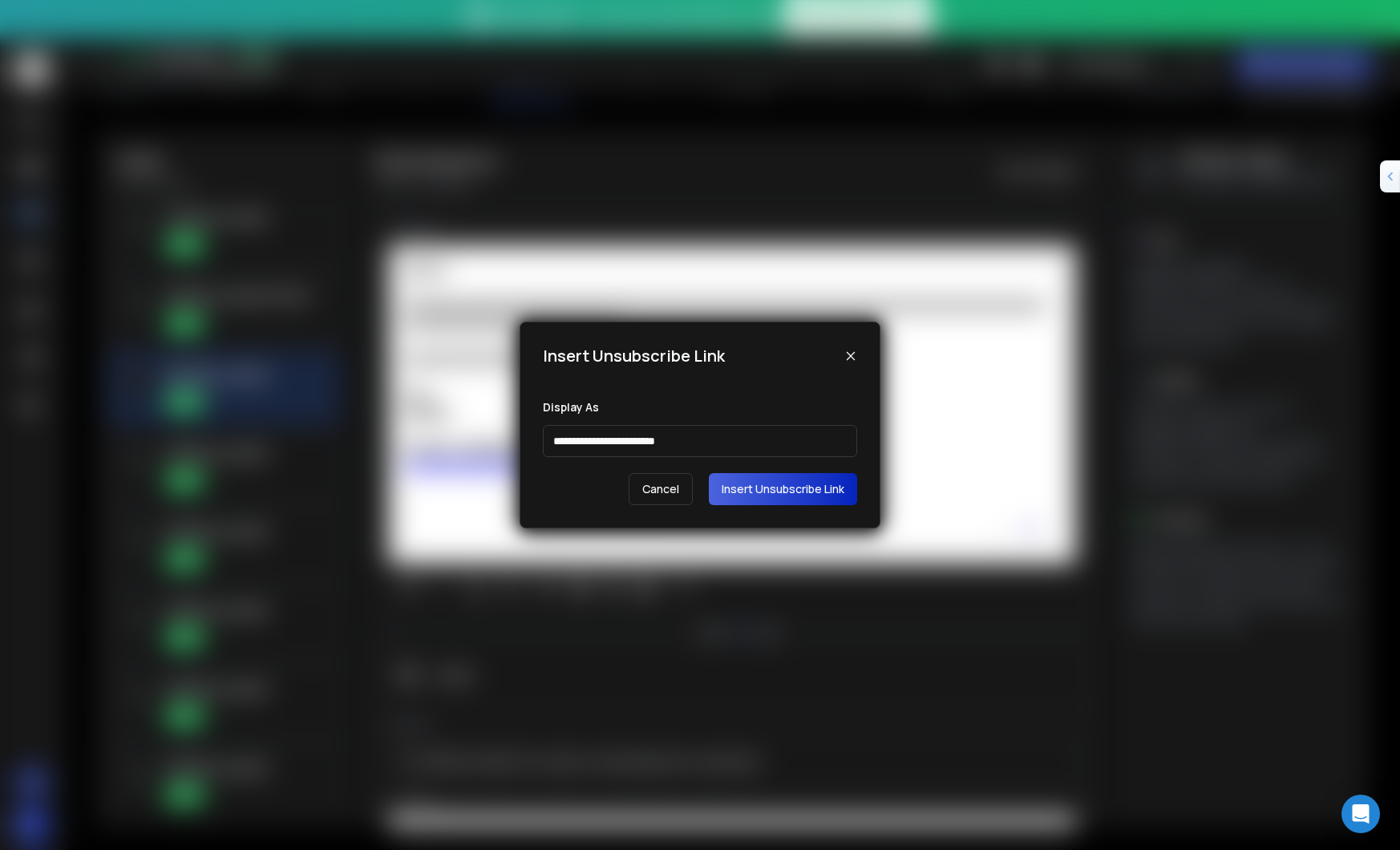
click at [755, 487] on button "Insert Unsubscribe Link" at bounding box center [783, 490] width 148 height 32
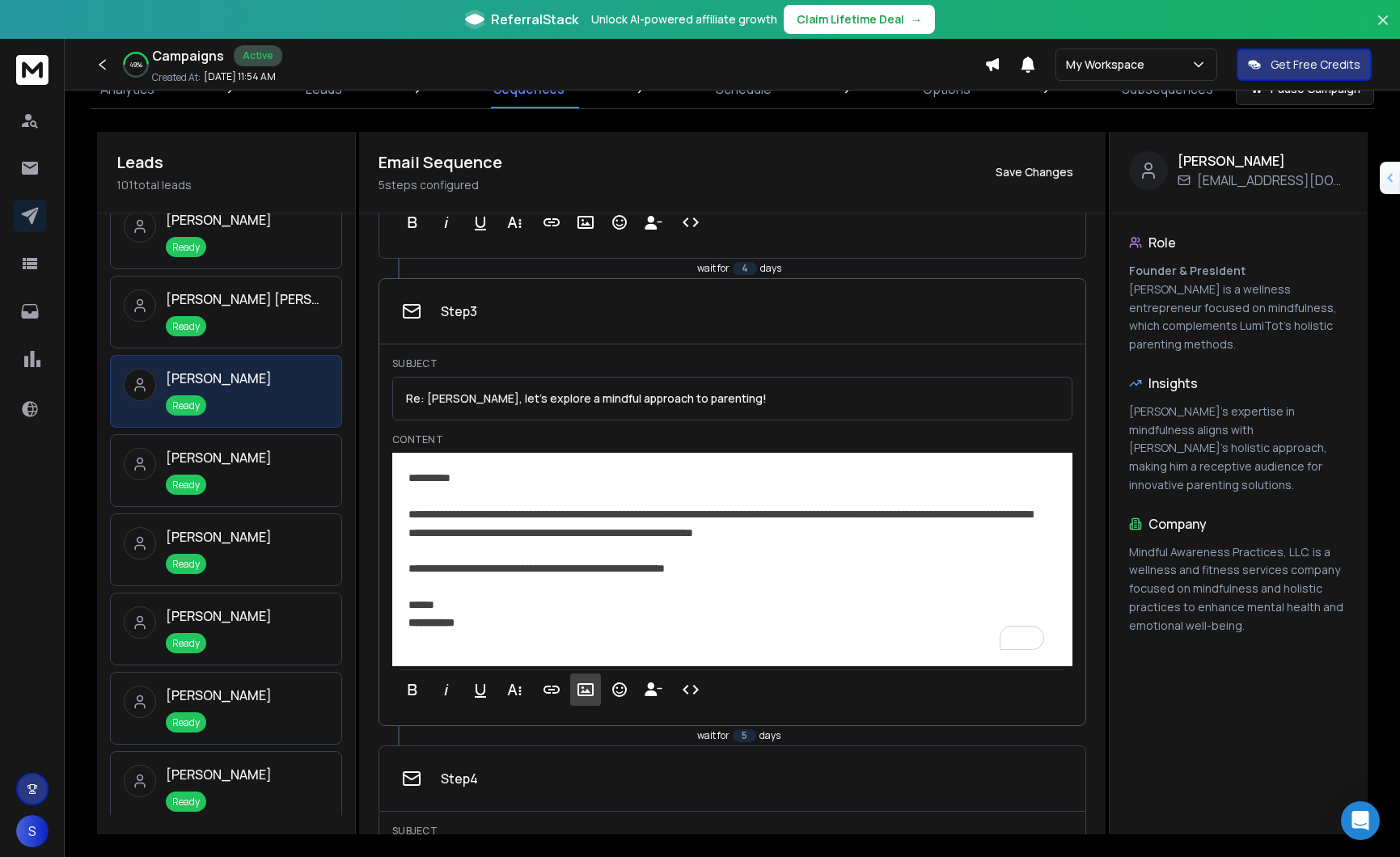
scroll to position [1098, 0]
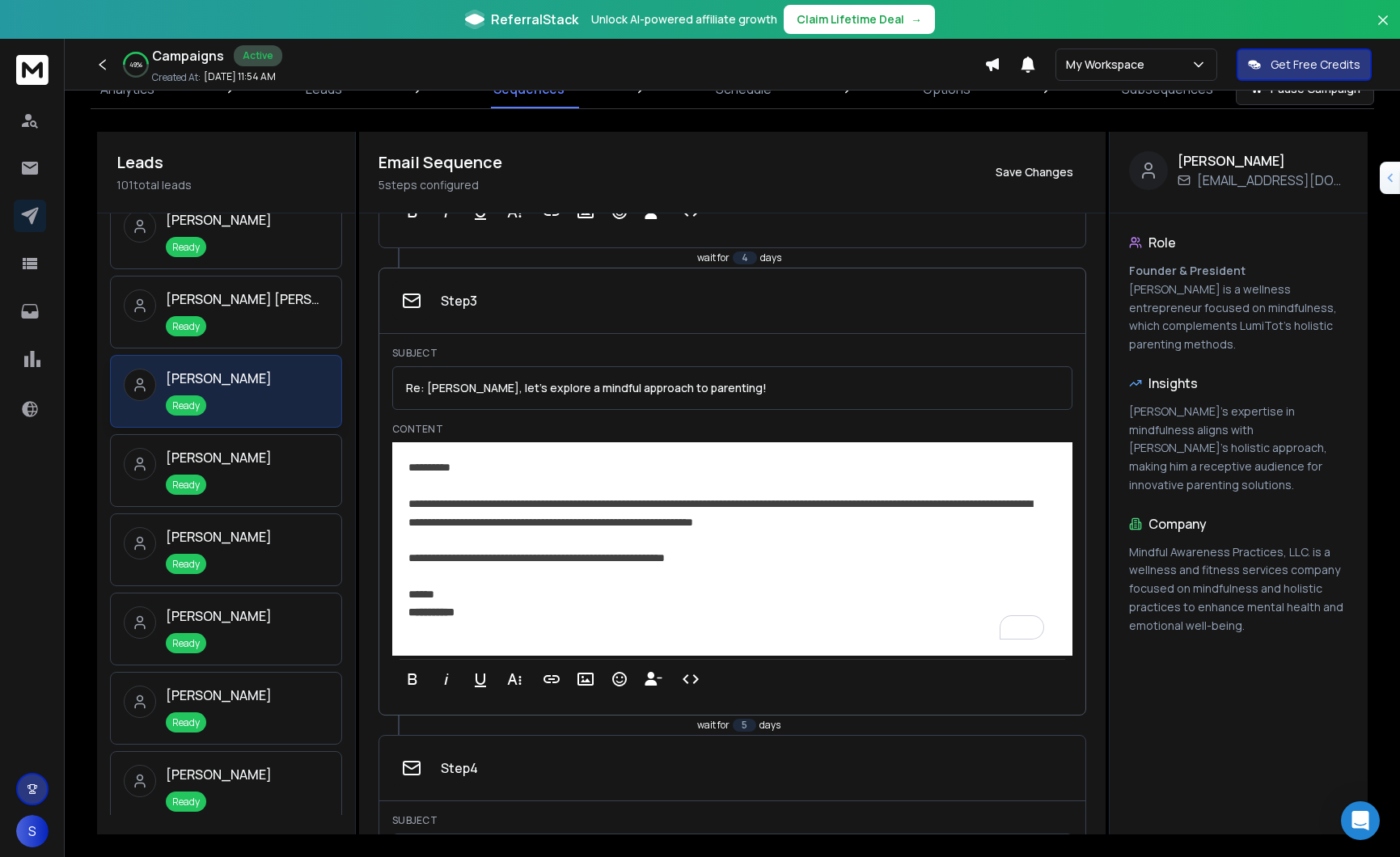
click at [507, 651] on div "**********" at bounding box center [732, 549] width 681 height 214
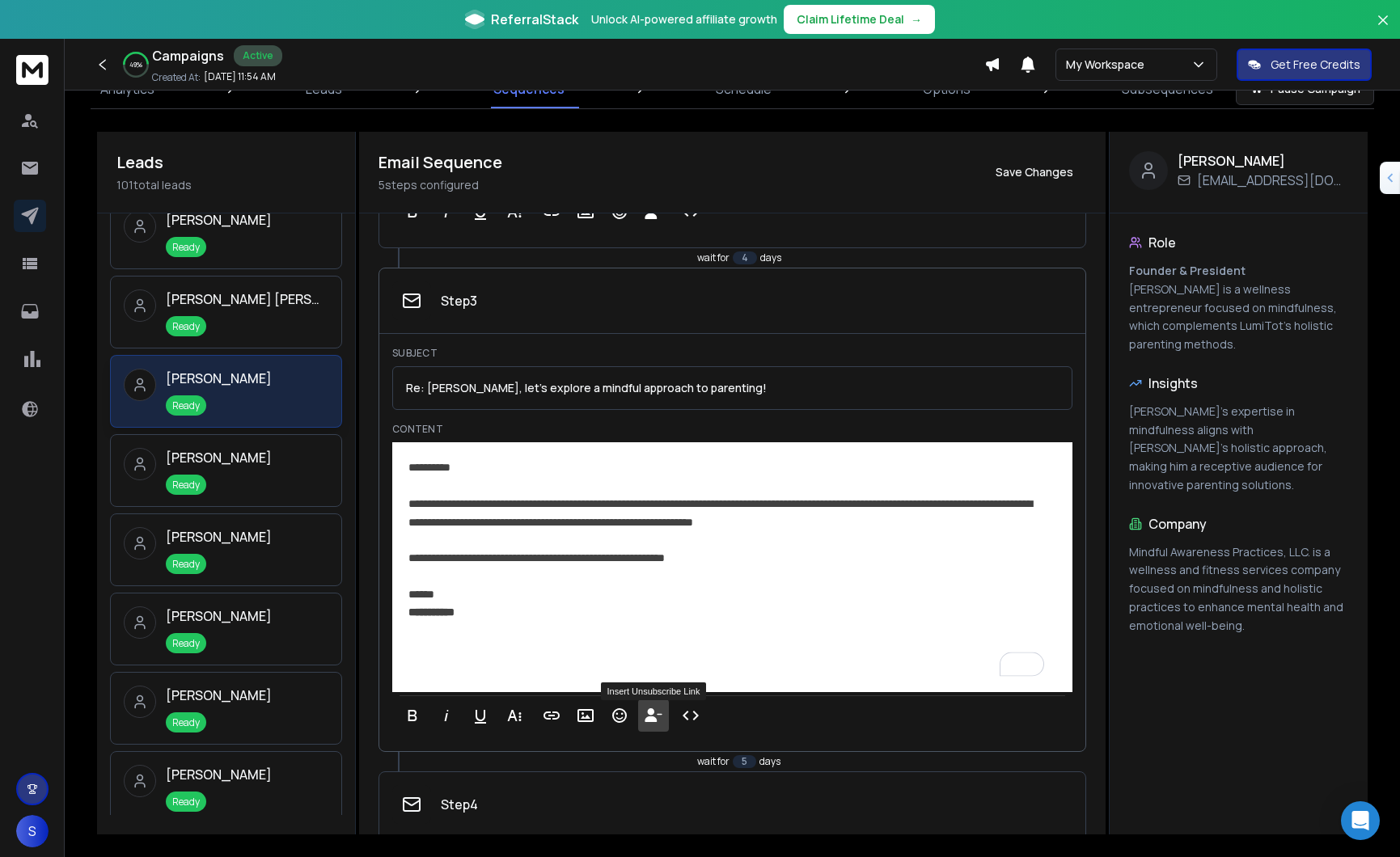
click at [647, 718] on icon "button" at bounding box center [654, 715] width 19 height 14
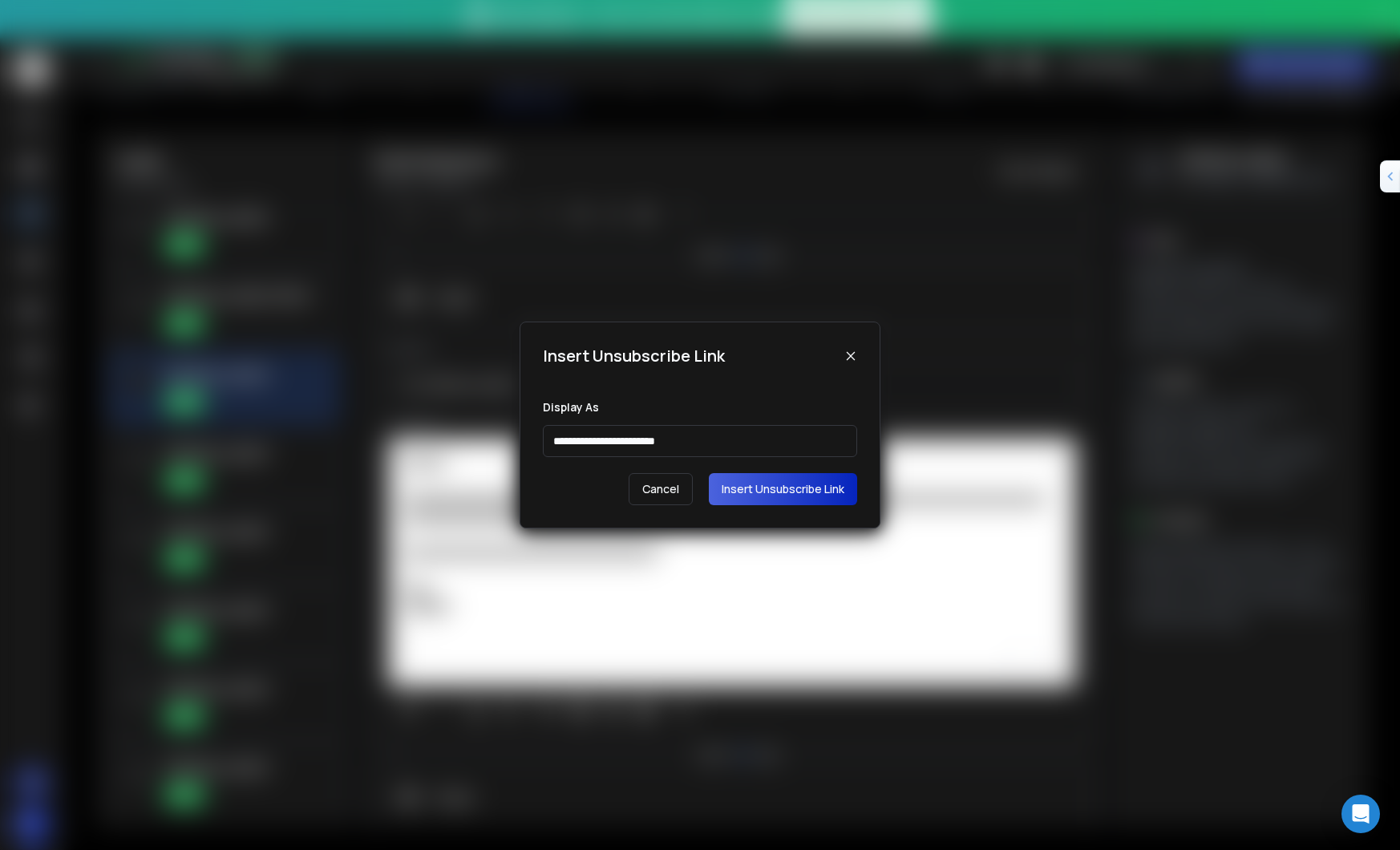
click at [751, 494] on button "Insert Unsubscribe Link" at bounding box center [783, 490] width 148 height 32
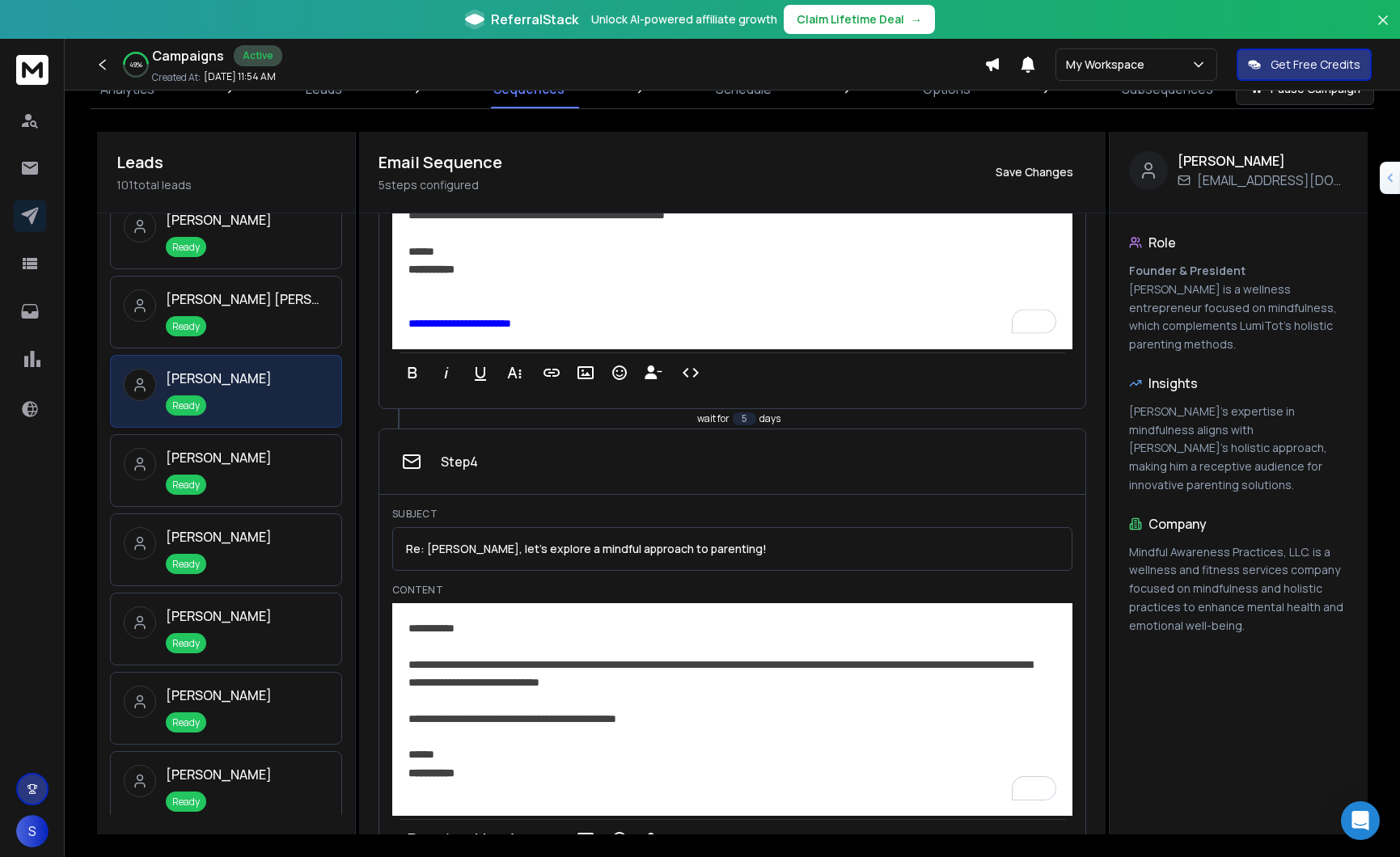
scroll to position [1612, 0]
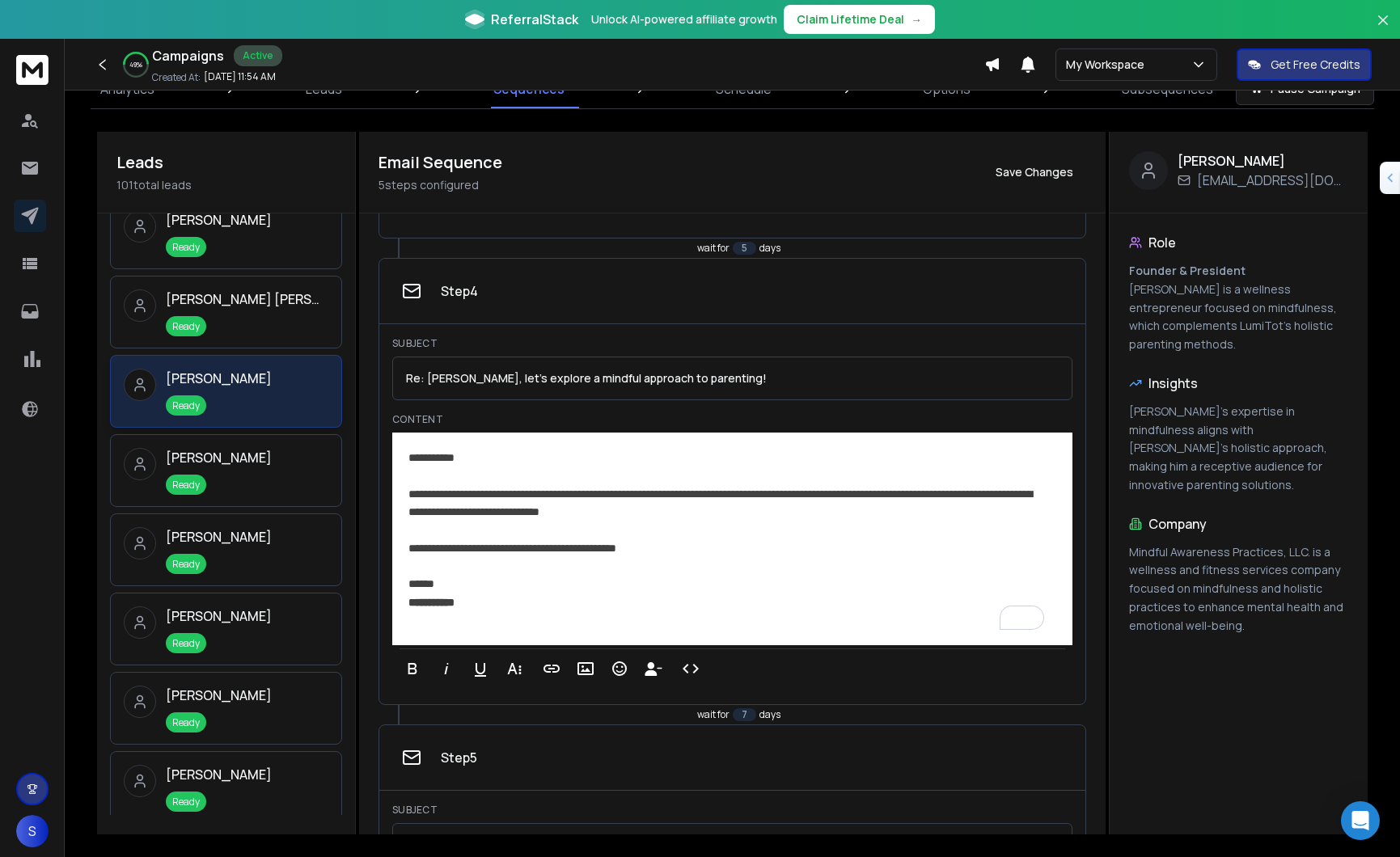
click at [448, 647] on div "Clear Formatting Font Family Arial [US_STATE] Impact Tahoma Times New Roman Ver…" at bounding box center [732, 668] width 681 height 46
click at [486, 626] on div "To enrich screen reader interactions, please activate Accessibility in Grammarl…" at bounding box center [732, 621] width 648 height 18
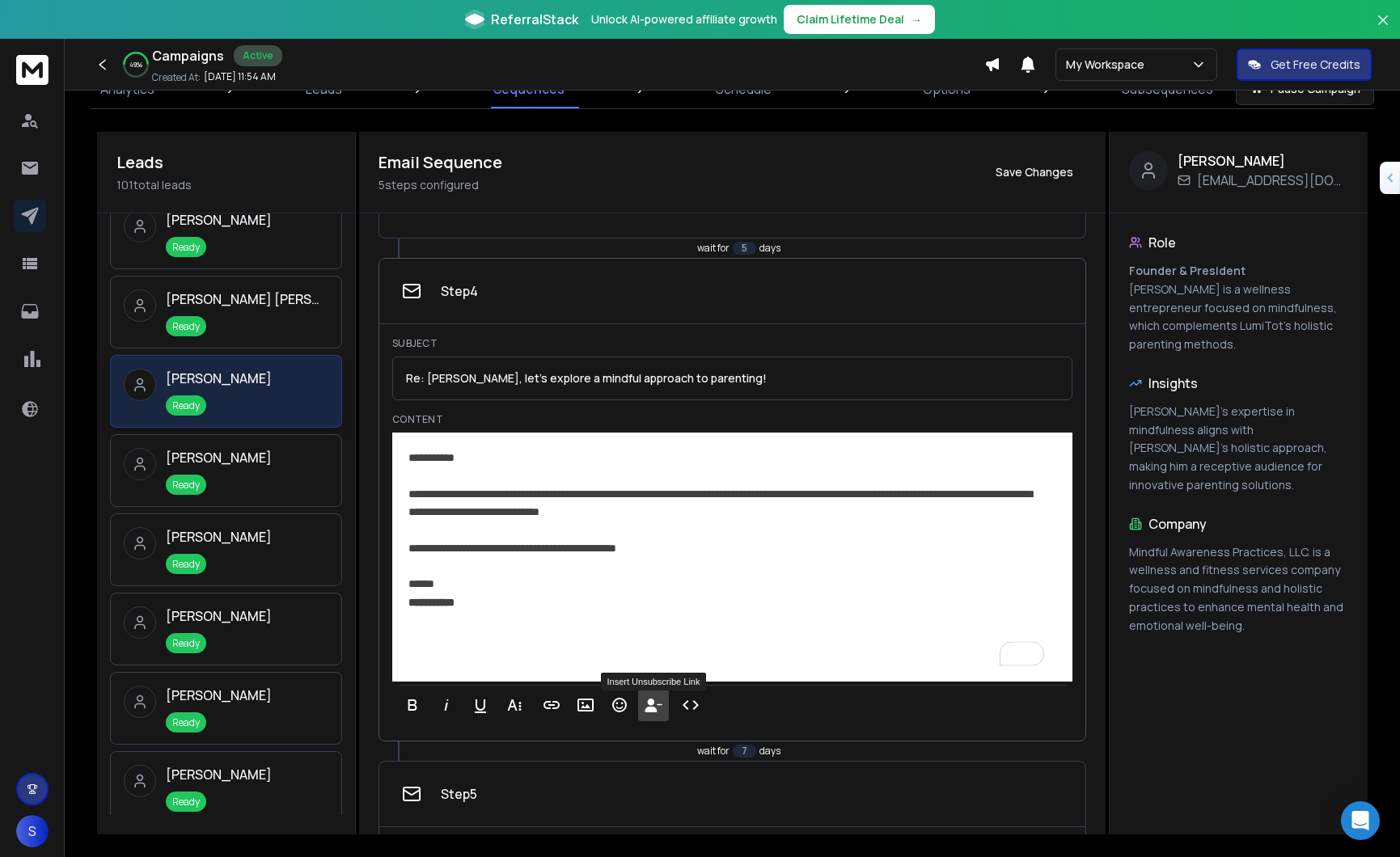
click at [655, 704] on icon "button" at bounding box center [654, 706] width 19 height 14
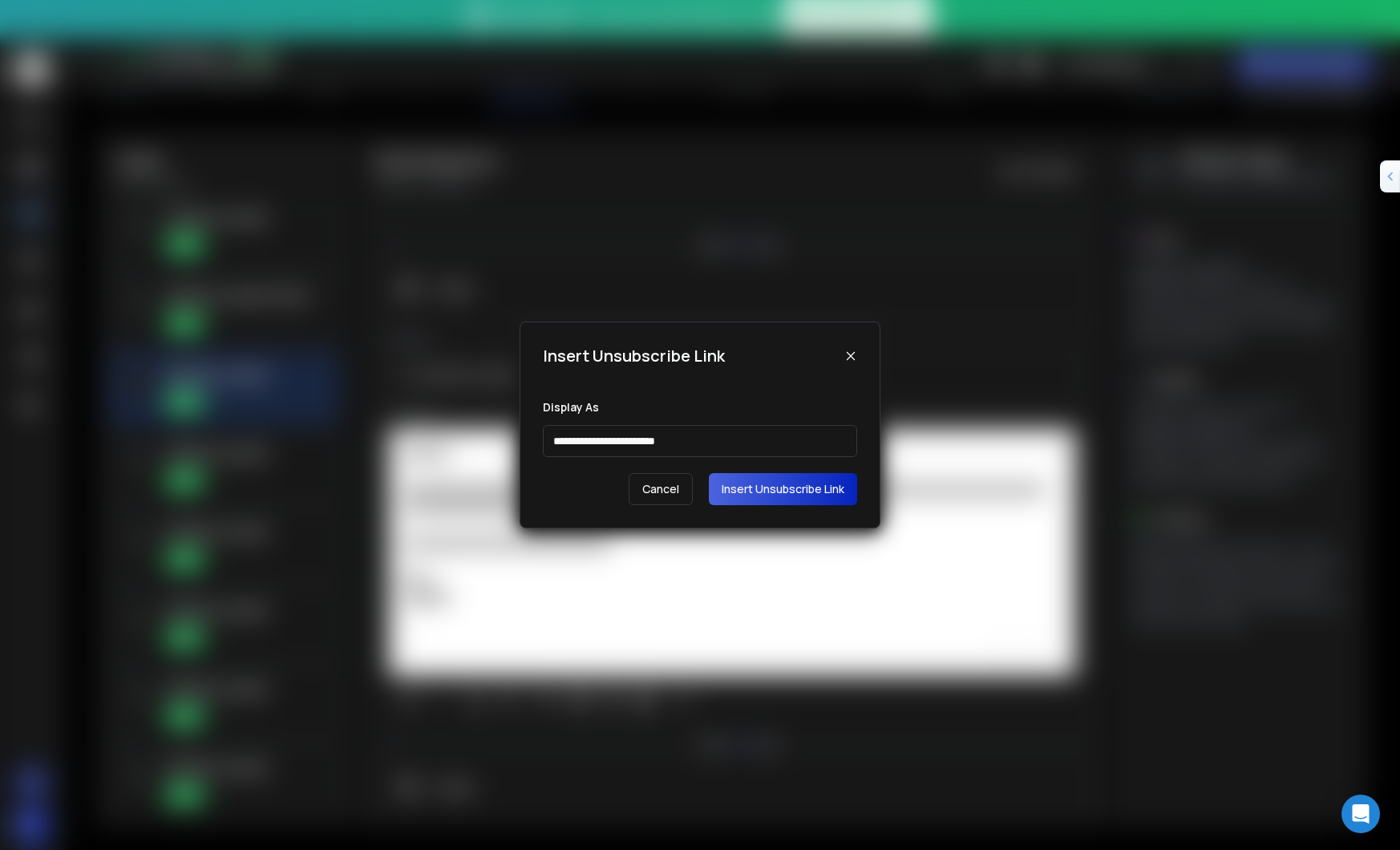
click at [781, 488] on button "Insert Unsubscribe Link" at bounding box center [783, 490] width 148 height 32
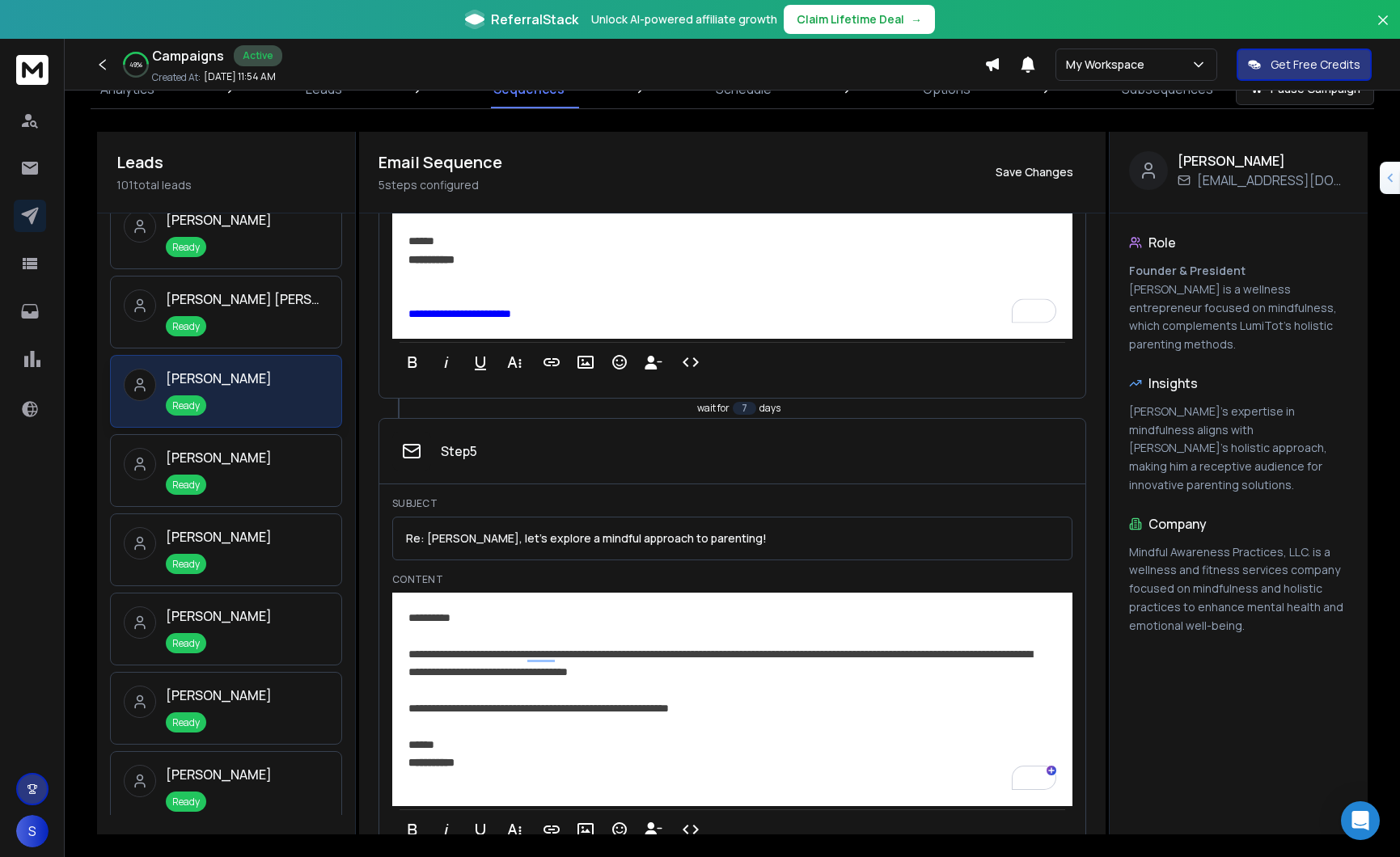
scroll to position [2007, 0]
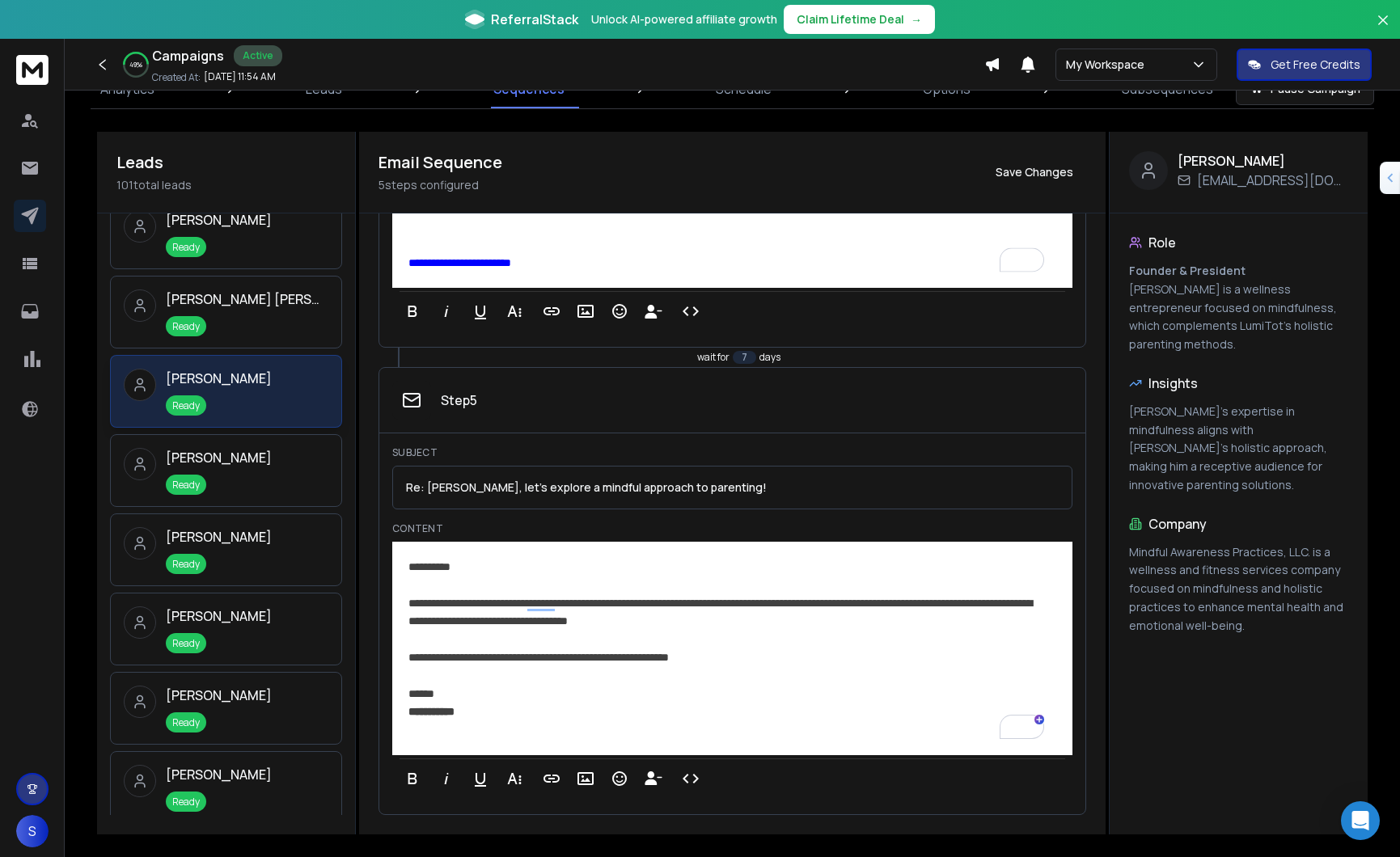
click at [440, 726] on div "To enrich screen reader interactions, please activate Accessibility in Grammarl…" at bounding box center [732, 730] width 648 height 18
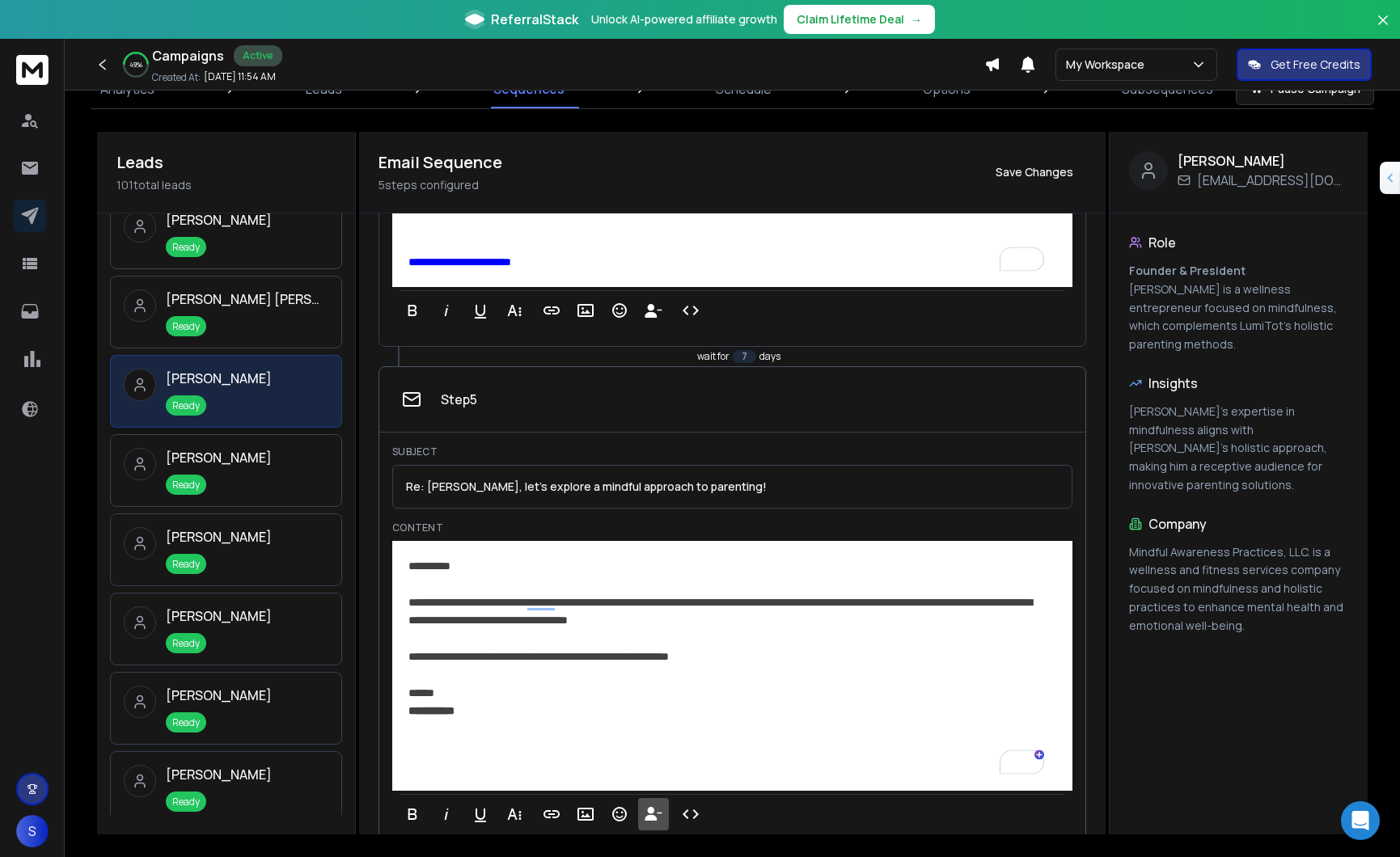
click at [651, 820] on icon "button" at bounding box center [653, 814] width 17 height 14
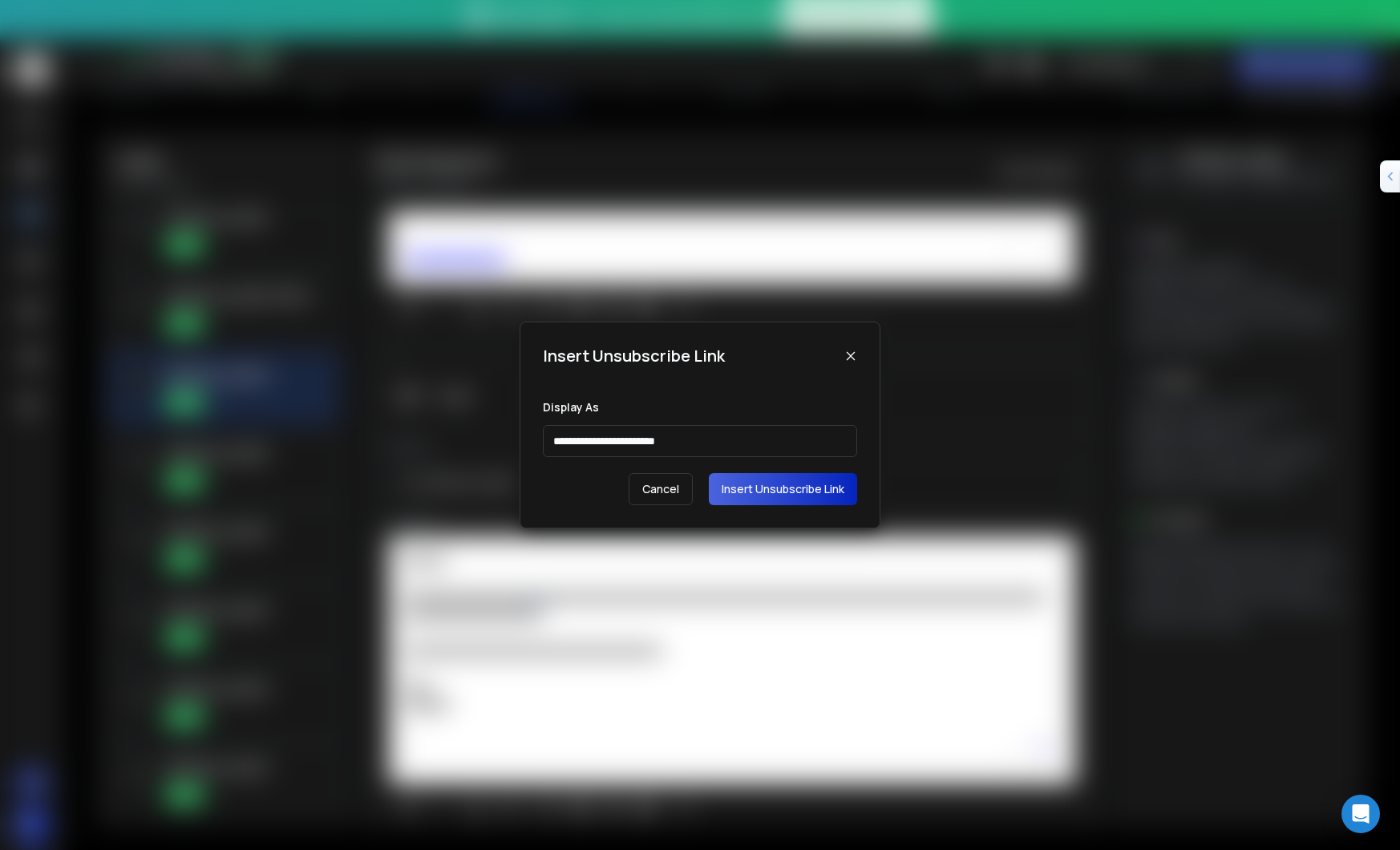
click at [766, 509] on div "**********" at bounding box center [700, 425] width 361 height 207
click at [761, 482] on button "Insert Unsubscribe Link" at bounding box center [783, 490] width 148 height 32
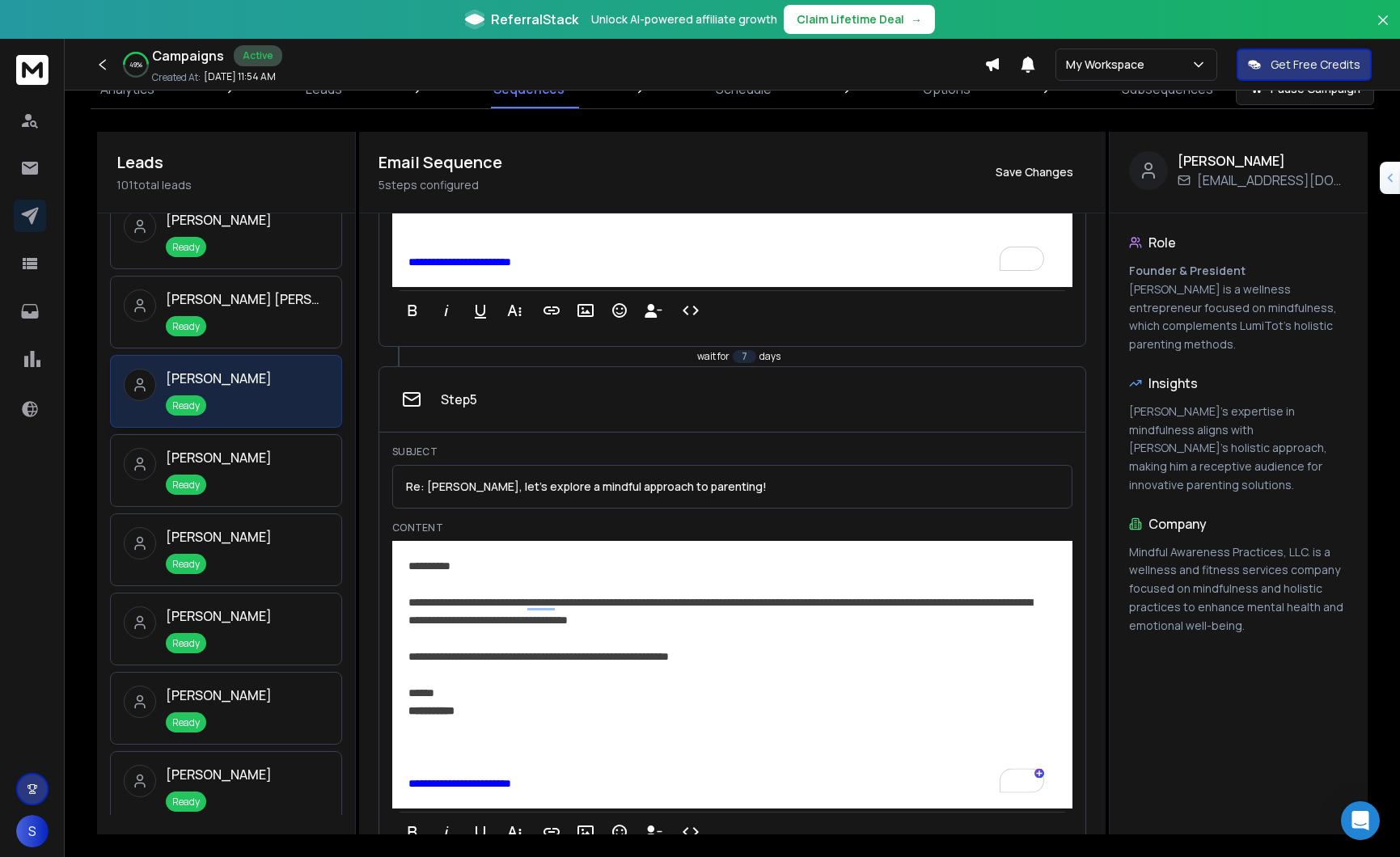
click at [478, 769] on div "To enrich screen reader interactions, please activate Accessibility in Grammarl…" at bounding box center [732, 766] width 648 height 18
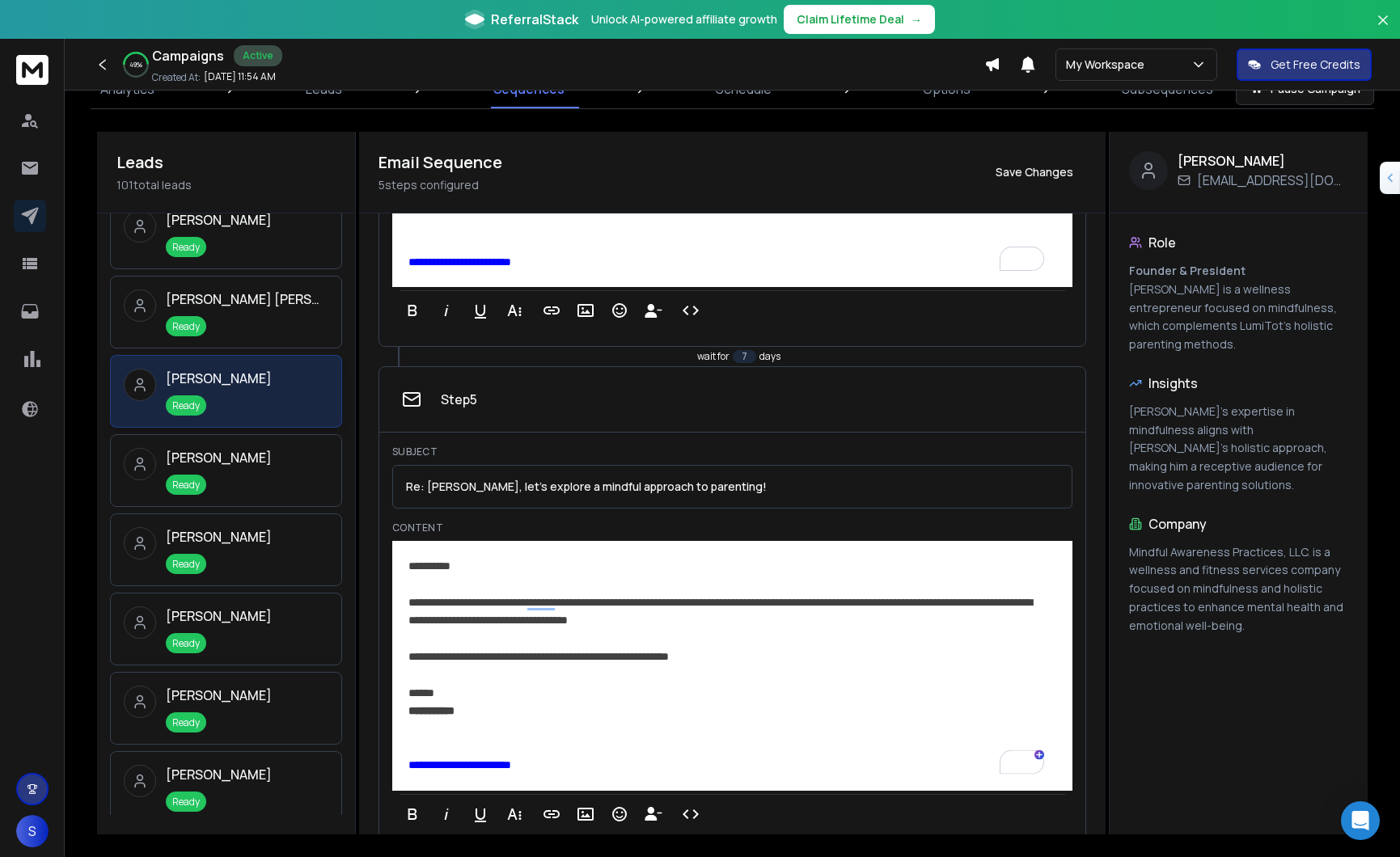
click at [1072, 172] on button "Save Changes" at bounding box center [1034, 172] width 104 height 32
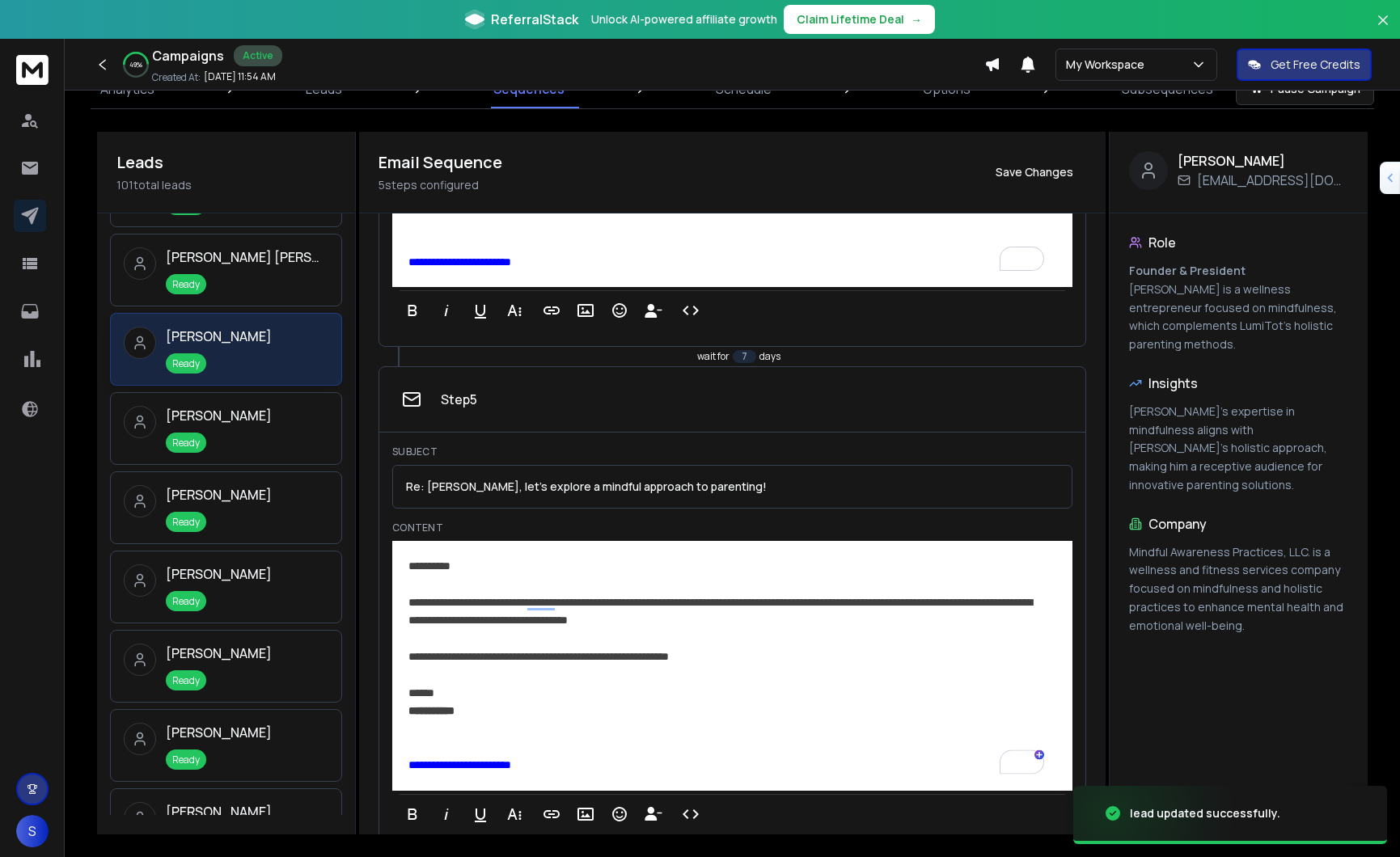
scroll to position [2866, 0]
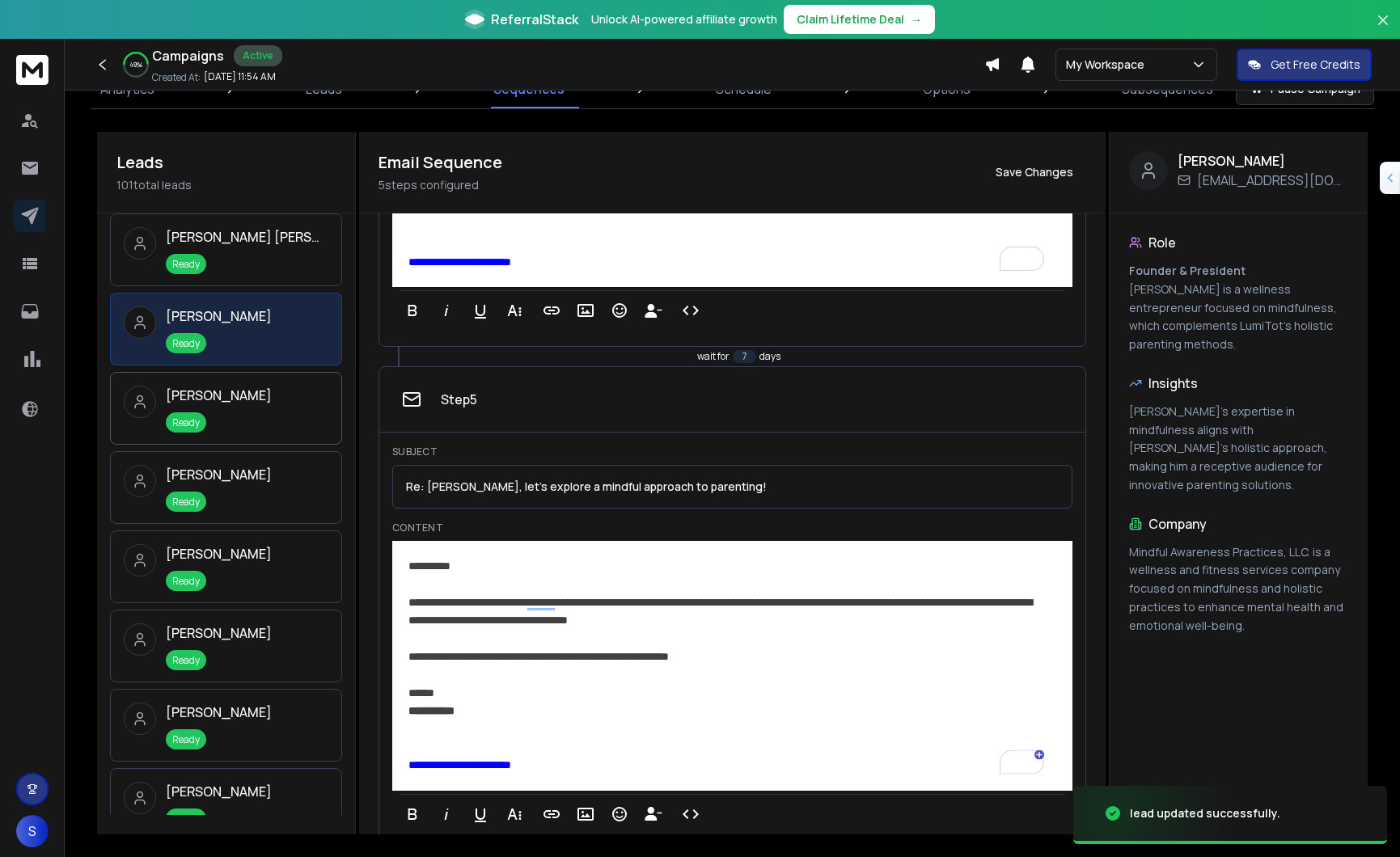
click at [257, 395] on h3 "[PERSON_NAME]" at bounding box center [218, 396] width 106 height 19
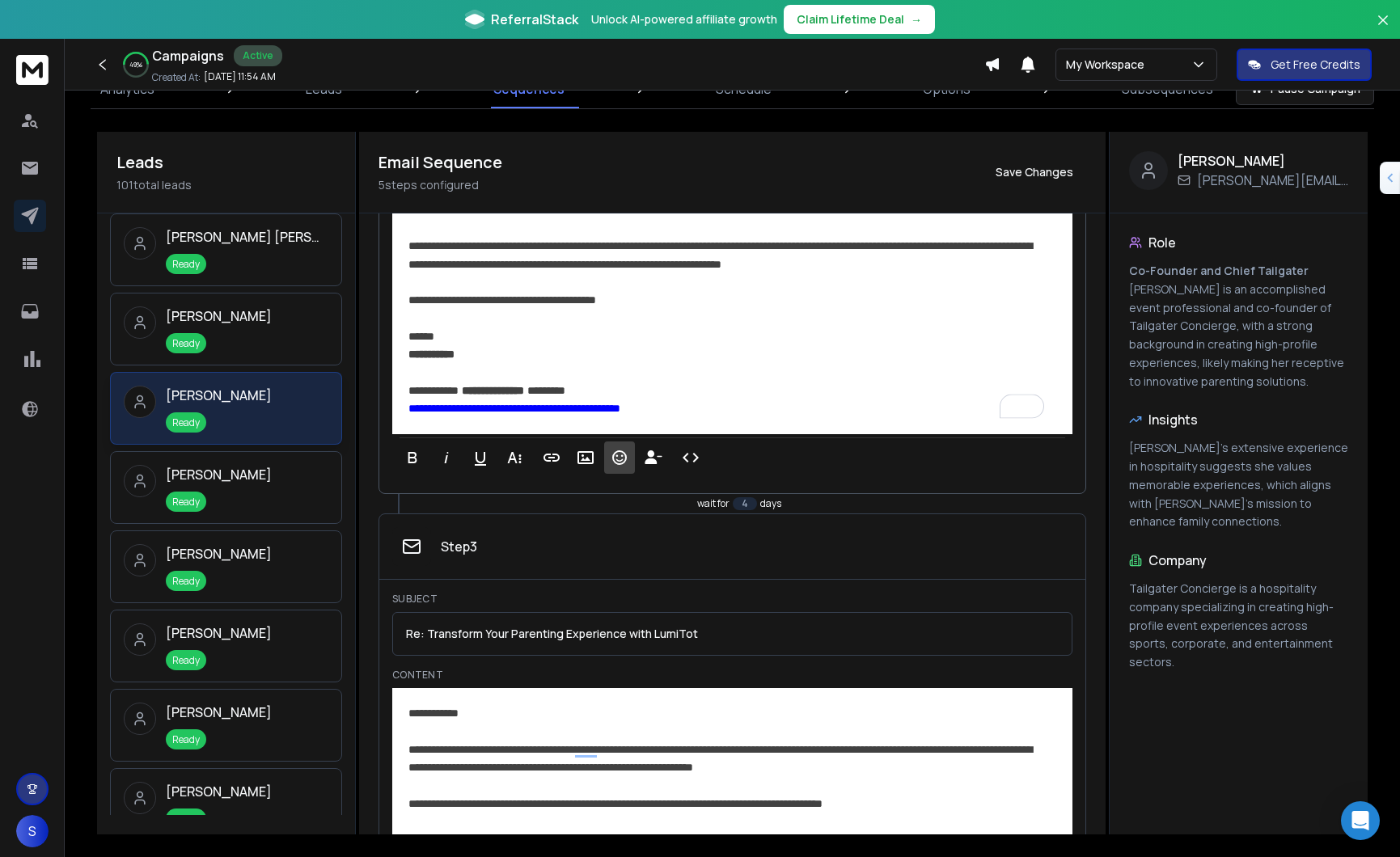
scroll to position [791, 0]
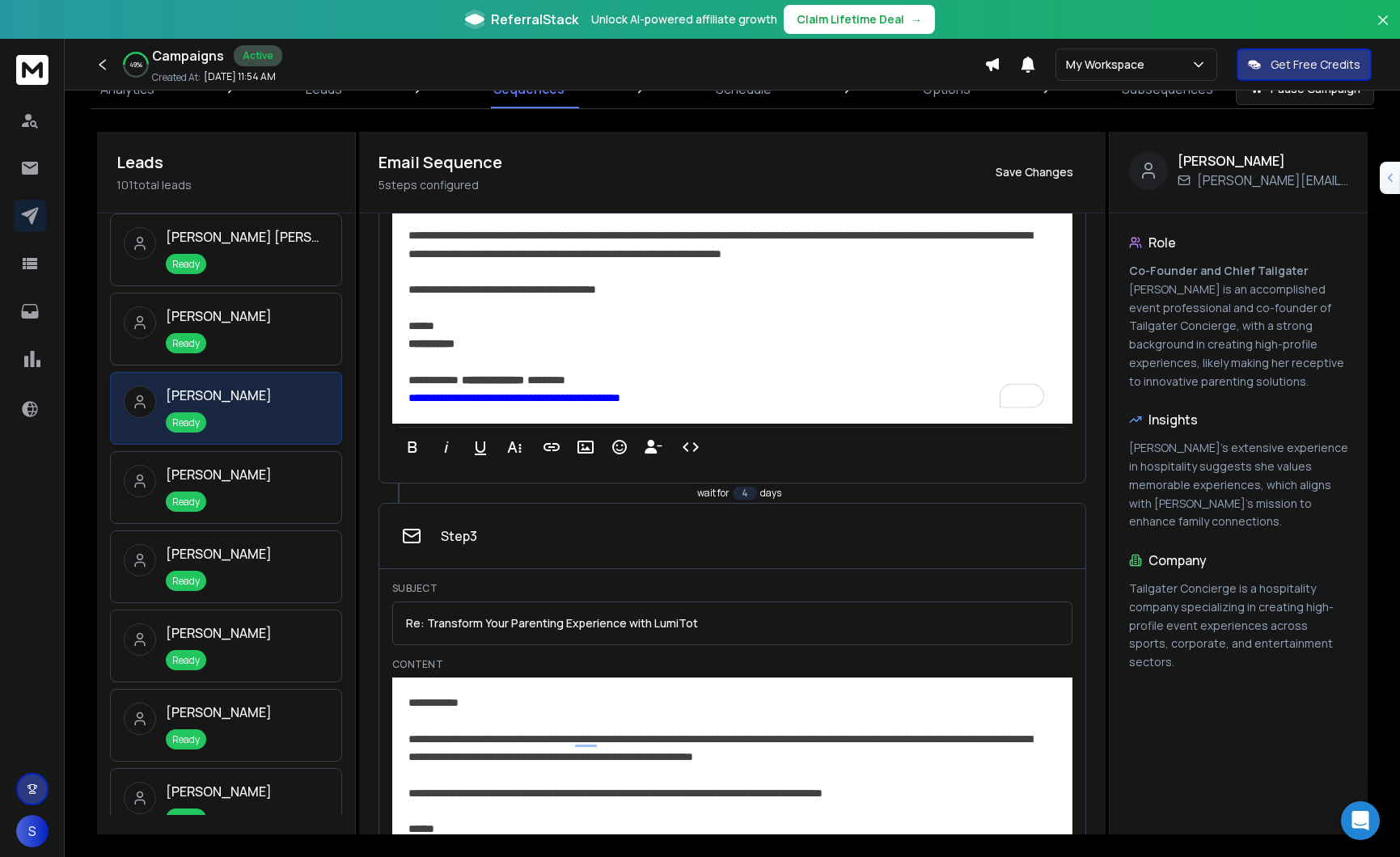
click at [734, 400] on div "**********" at bounding box center [732, 398] width 648 height 18
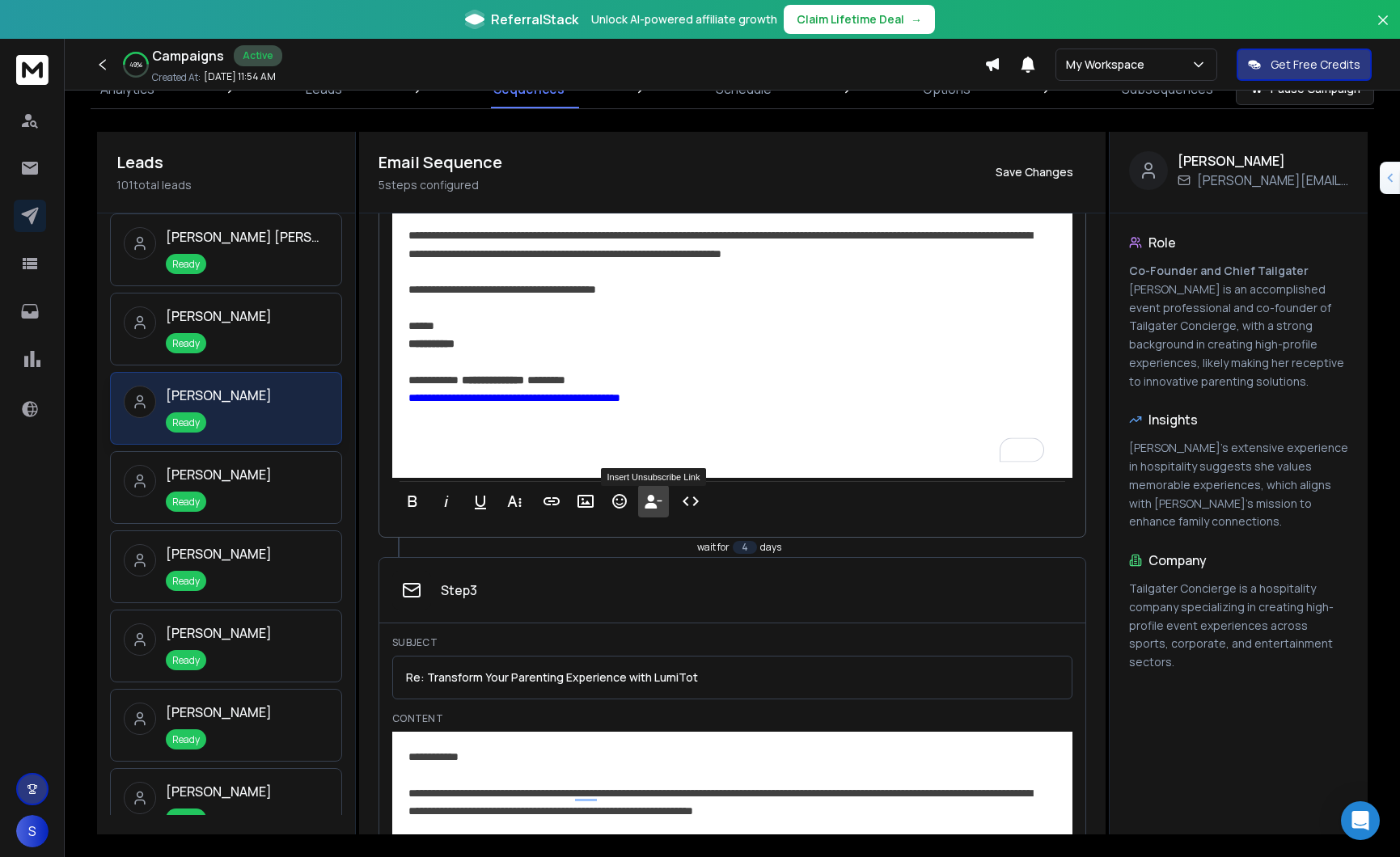
click at [657, 505] on icon "button" at bounding box center [654, 502] width 19 height 14
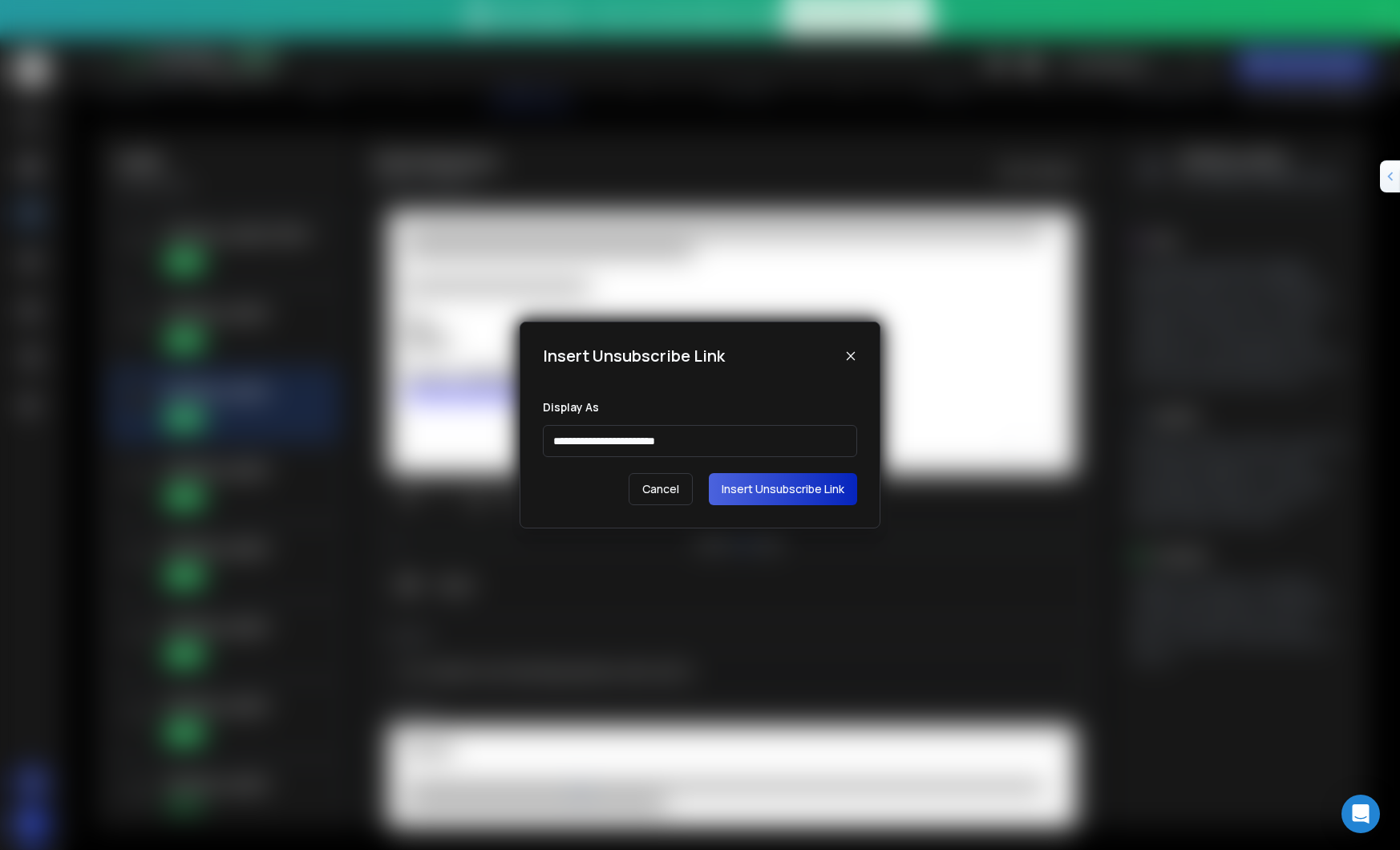
click at [758, 486] on button "Insert Unsubscribe Link" at bounding box center [783, 490] width 148 height 32
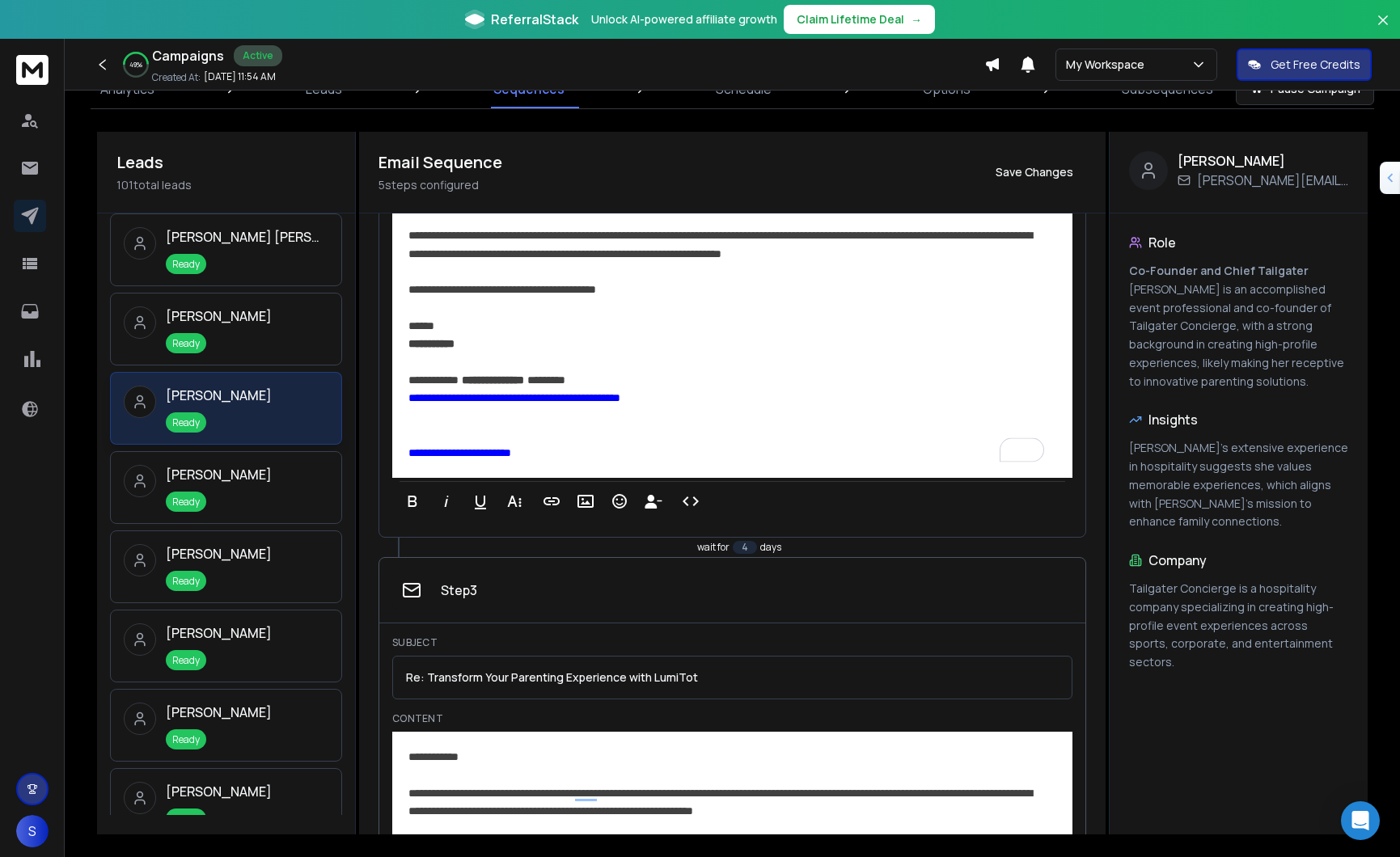
scroll to position [896, 0]
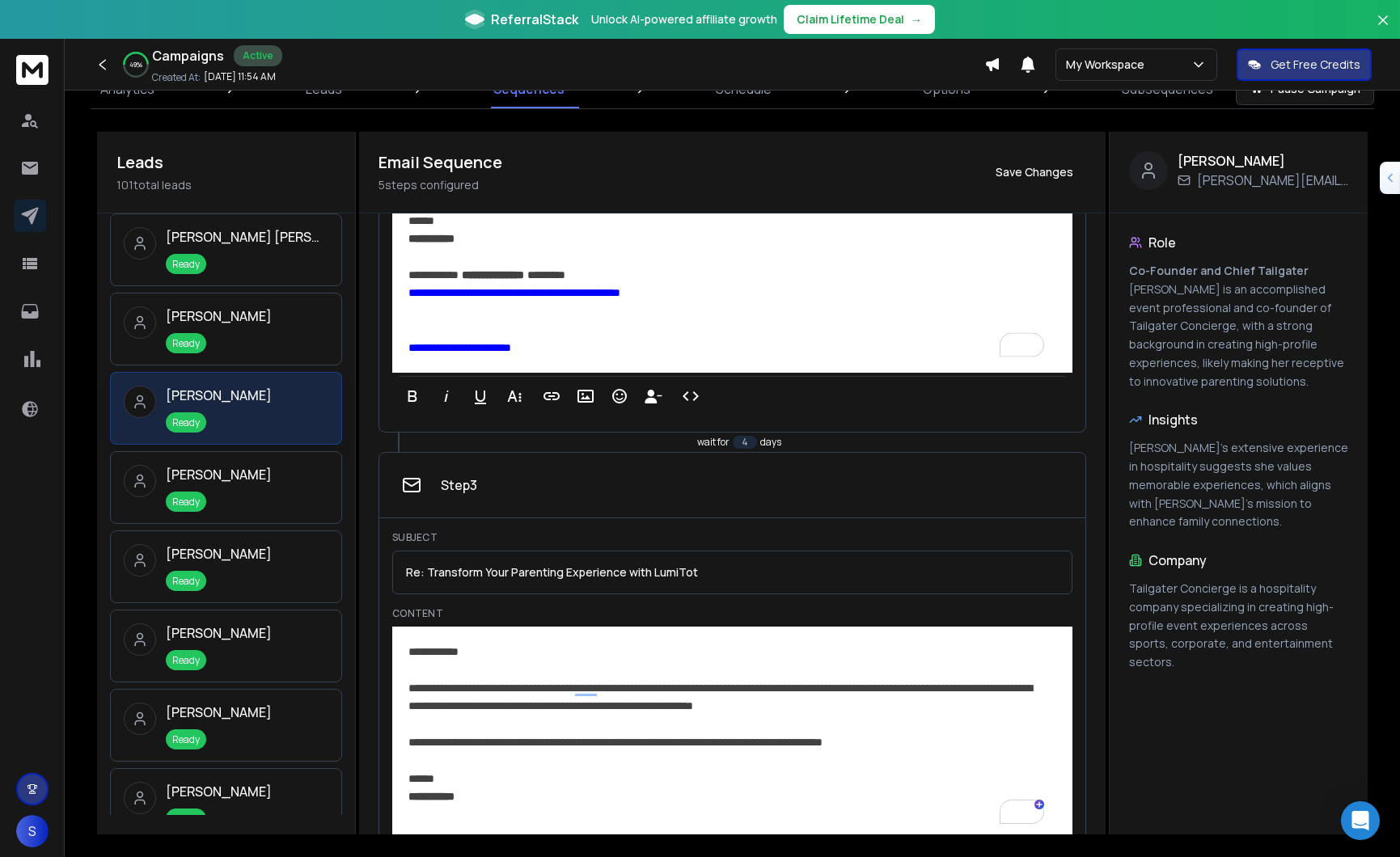
click at [462, 326] on div "To enrich screen reader interactions, please activate Accessibility in Grammarl…" at bounding box center [732, 329] width 648 height 18
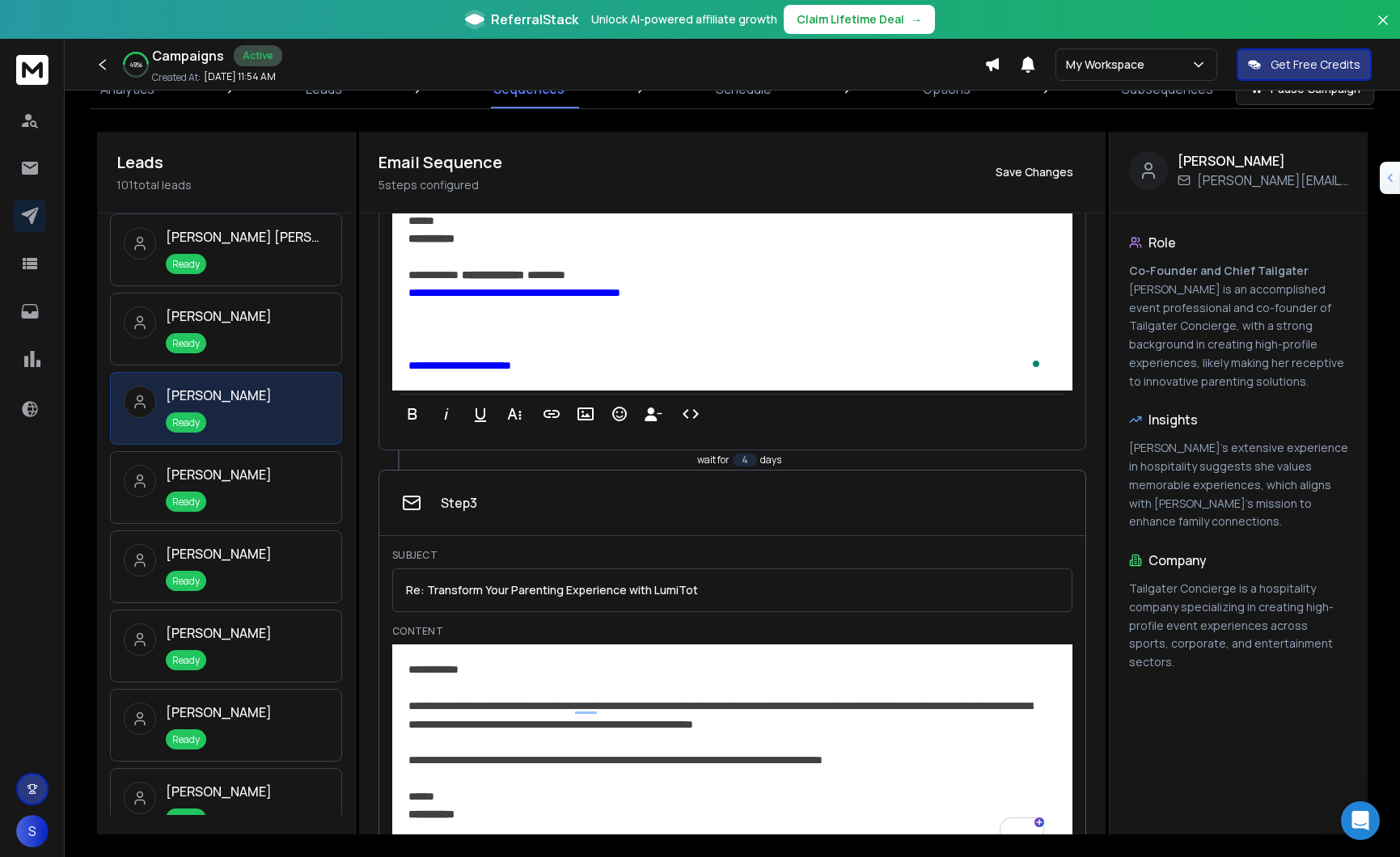
scroll to position [1156, 0]
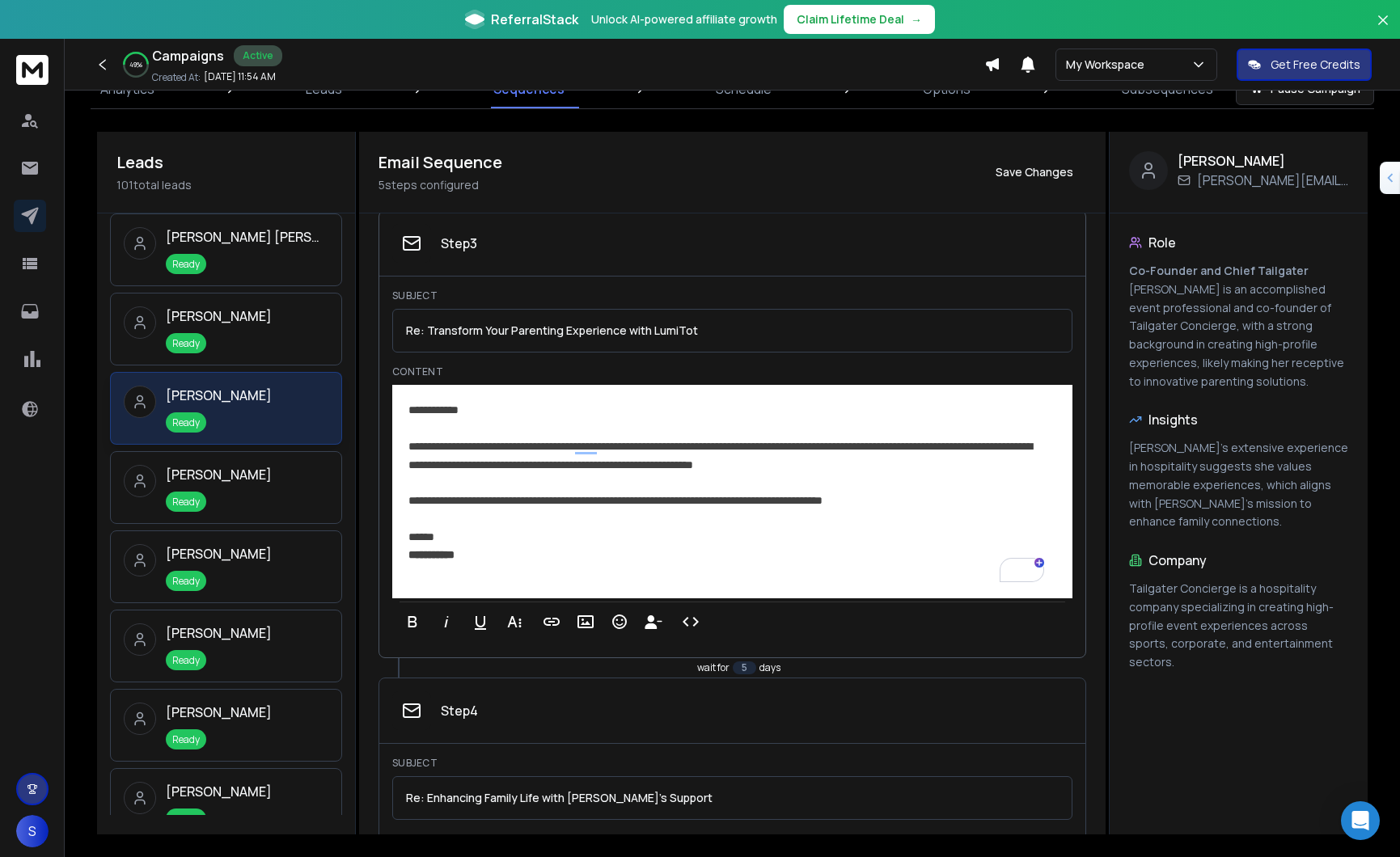
click at [436, 566] on div "To enrich screen reader interactions, please activate Accessibility in Grammarl…" at bounding box center [732, 574] width 648 height 18
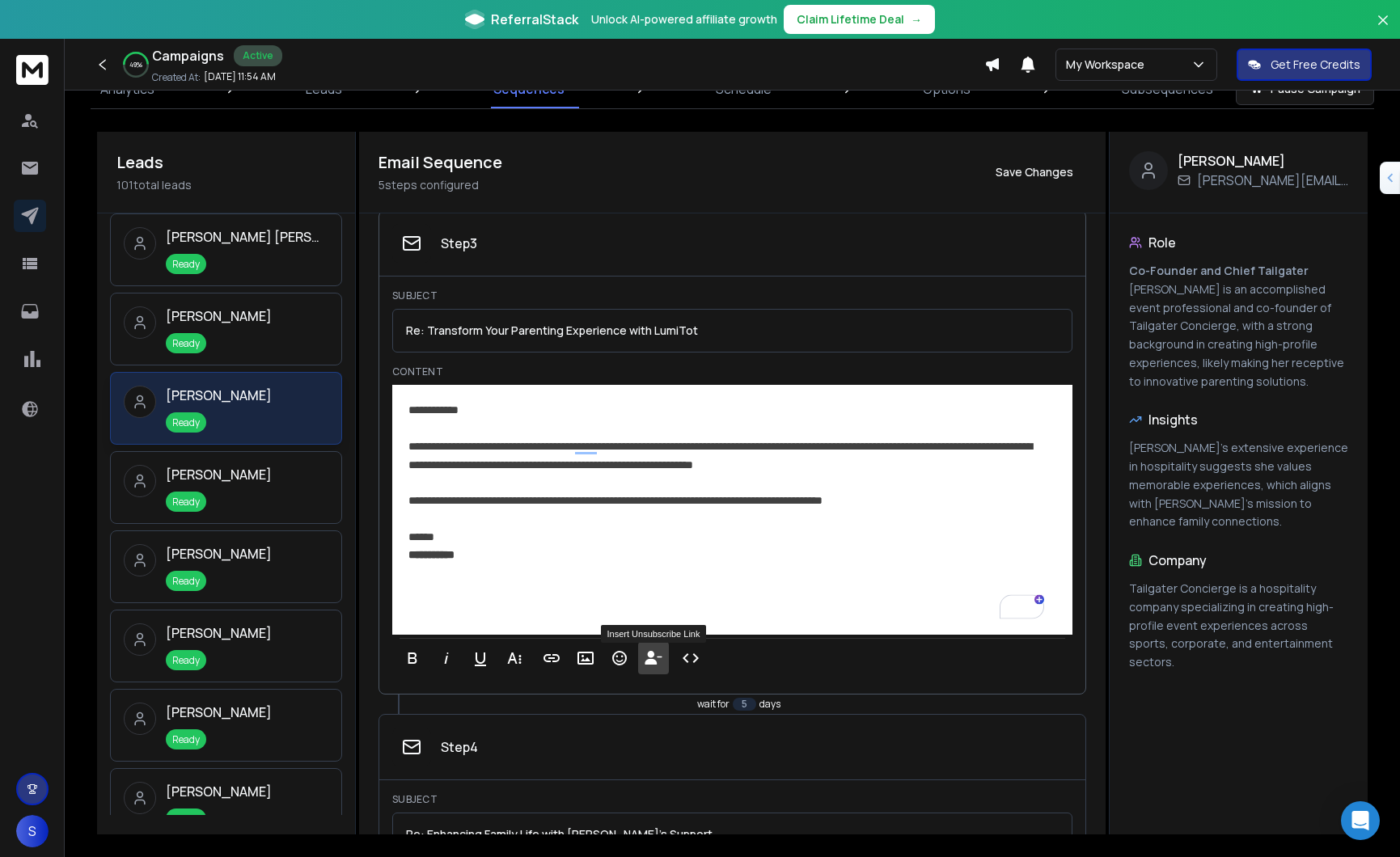
click at [657, 654] on icon "button" at bounding box center [654, 658] width 19 height 14
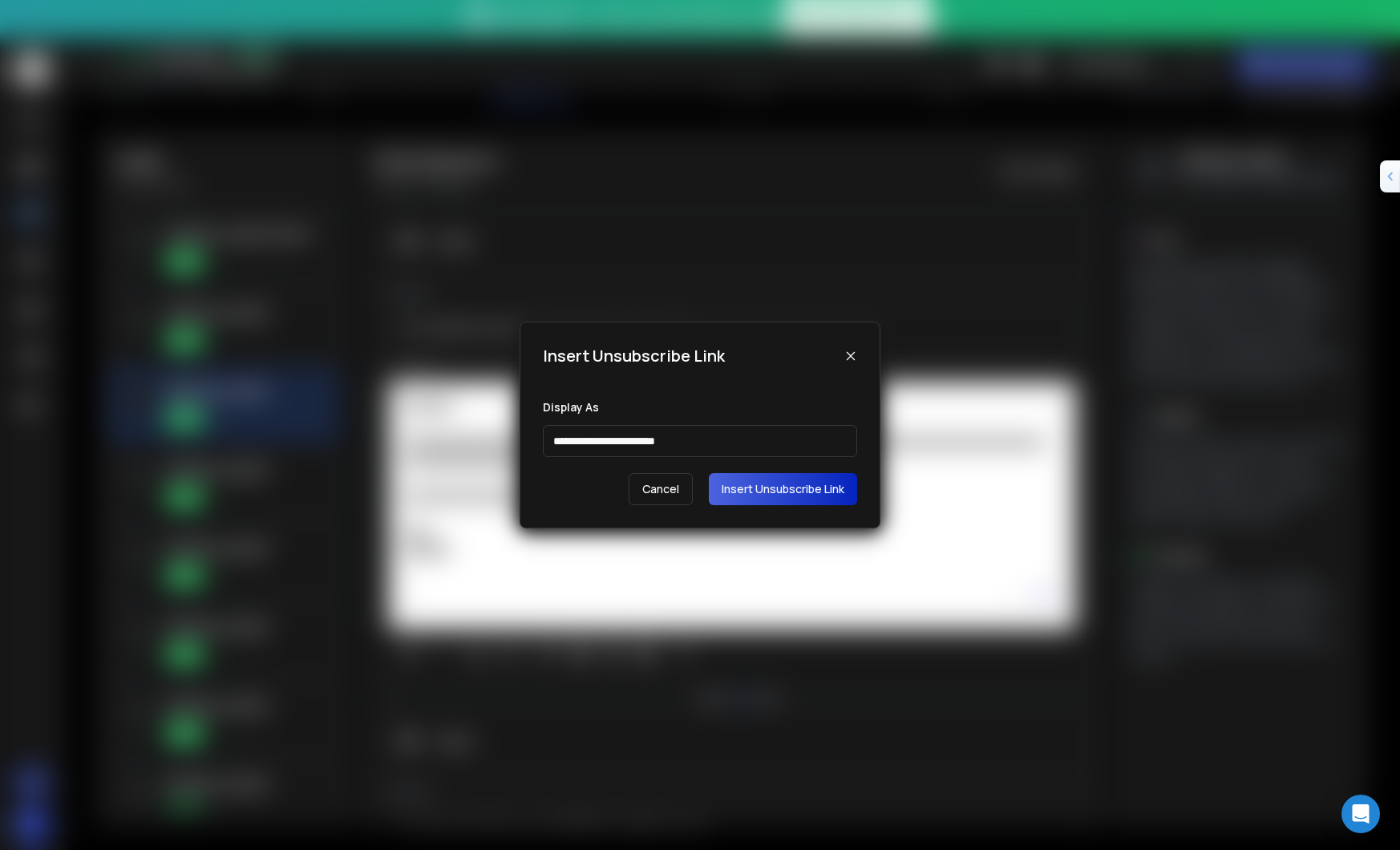
click at [793, 500] on button "Insert Unsubscribe Link" at bounding box center [783, 490] width 148 height 32
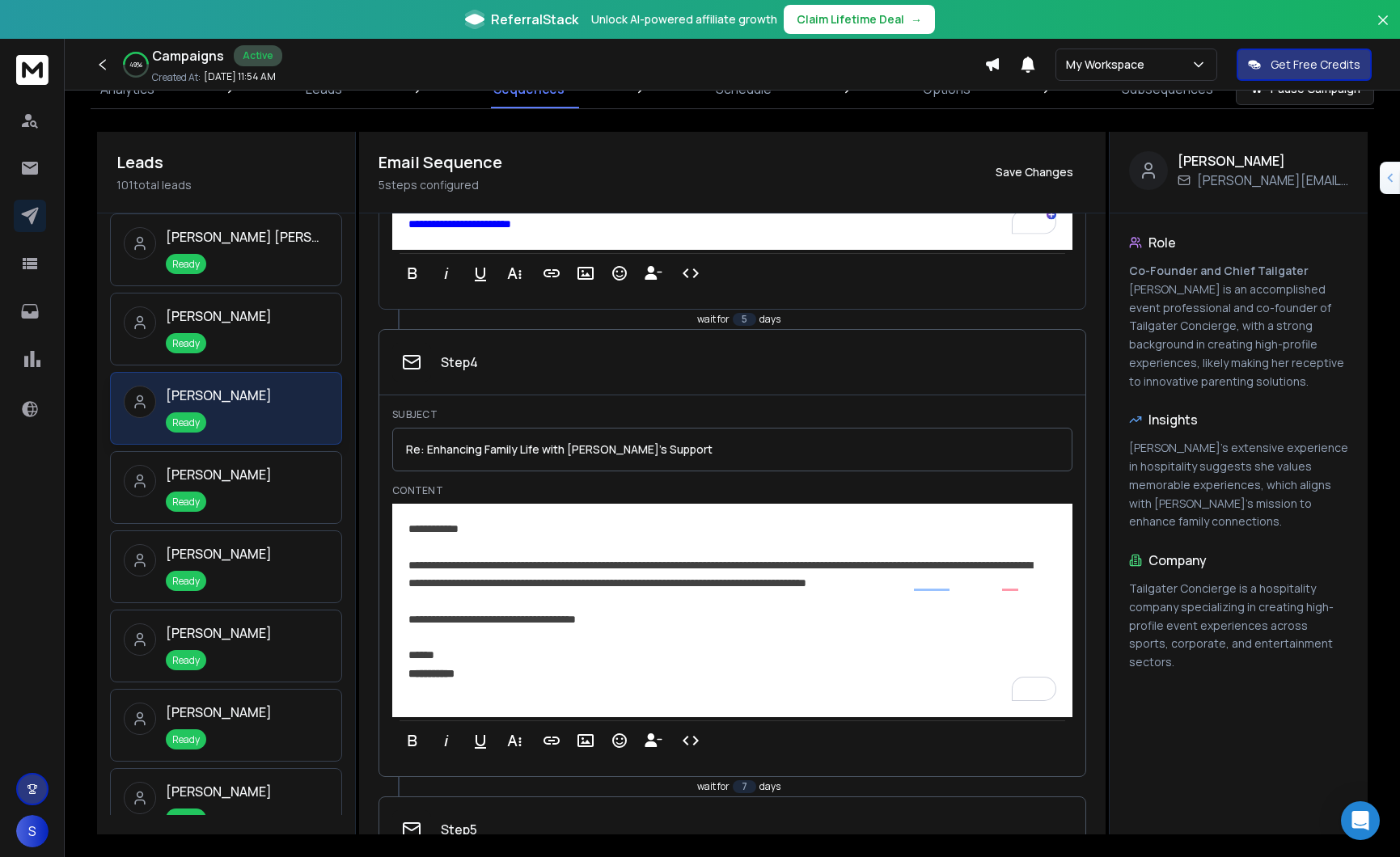
scroll to position [1624, 0]
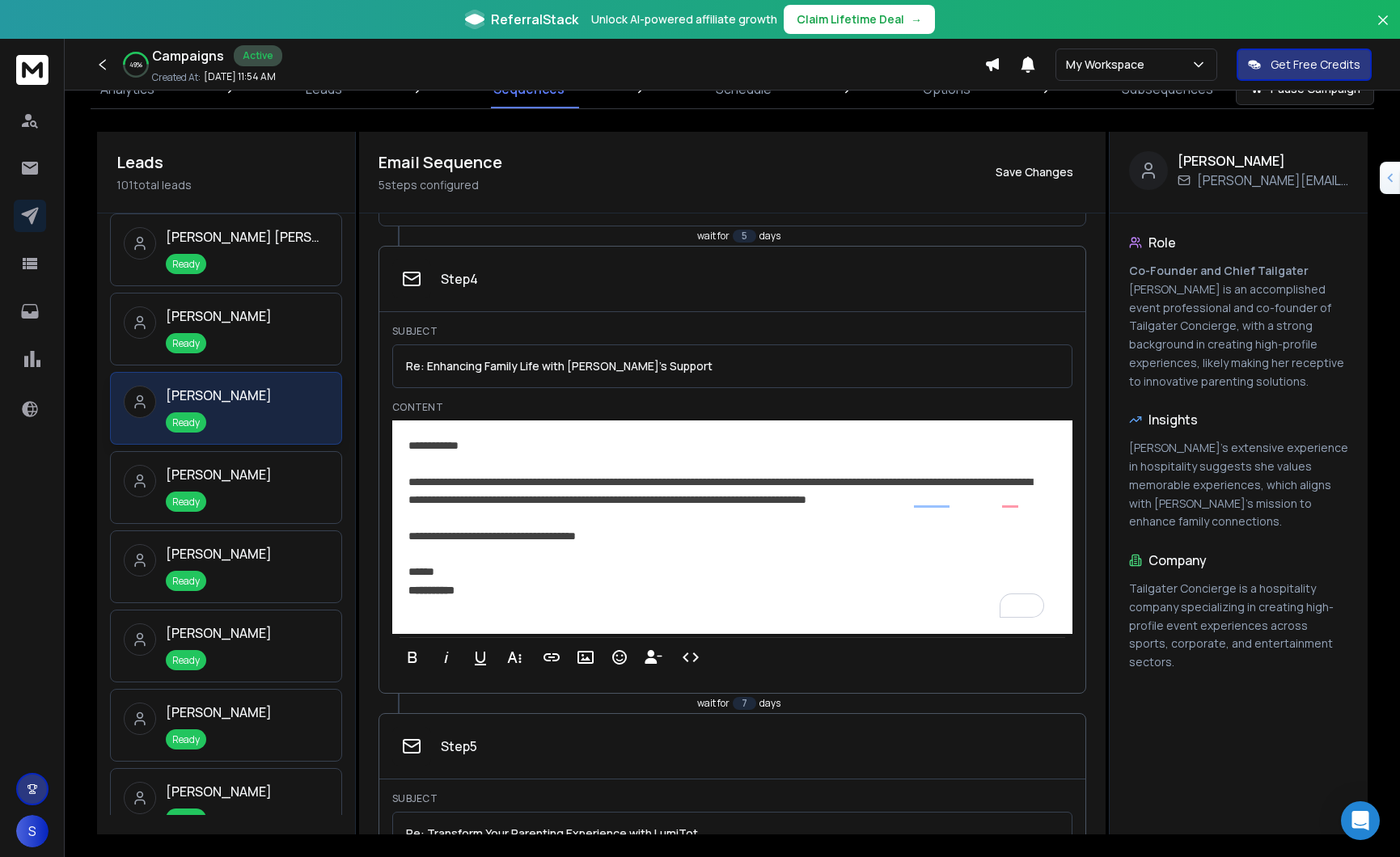
click at [485, 617] on div "To enrich screen reader interactions, please activate Accessibility in Grammarl…" at bounding box center [732, 609] width 648 height 18
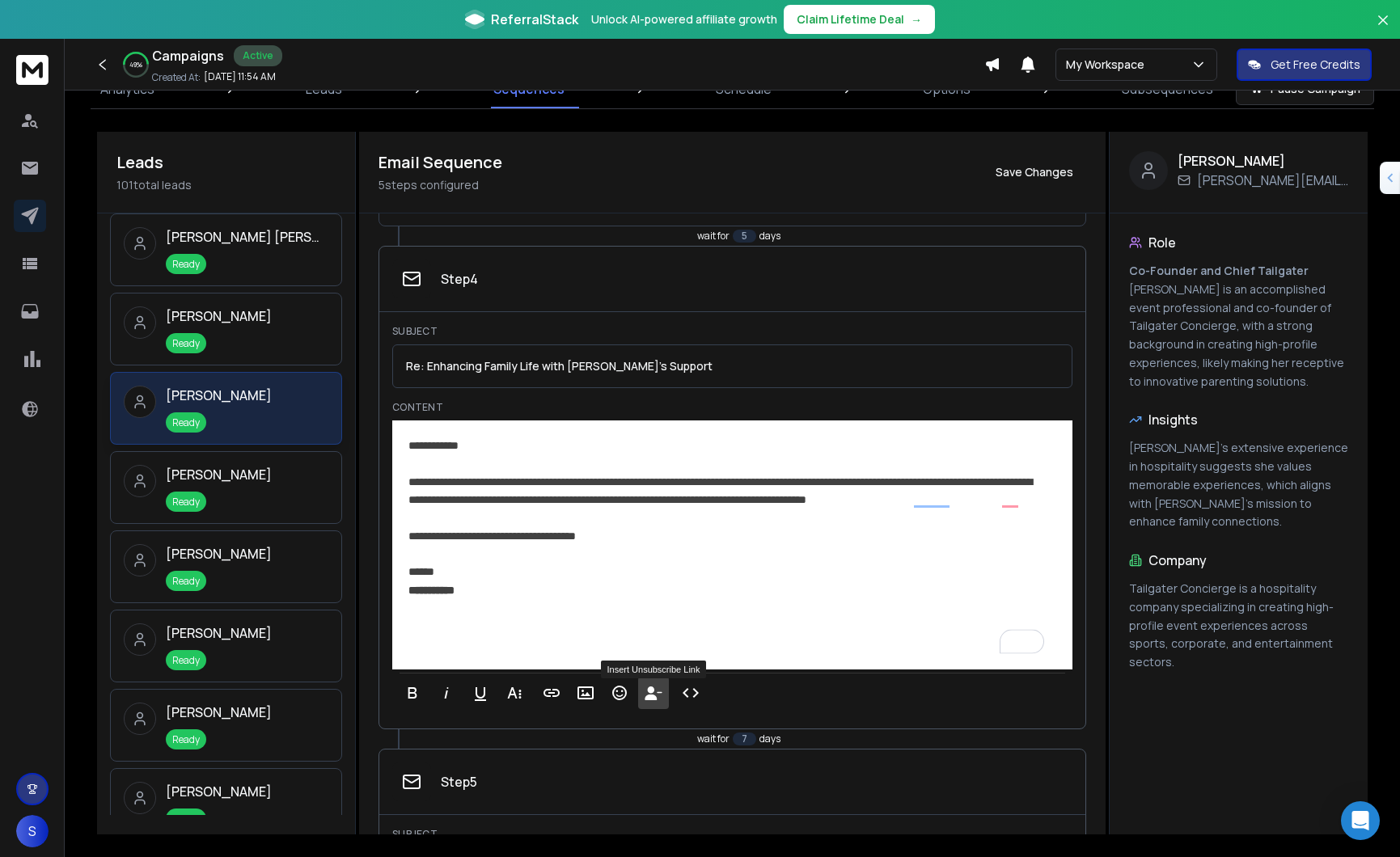
click at [650, 699] on icon "button" at bounding box center [653, 694] width 17 height 14
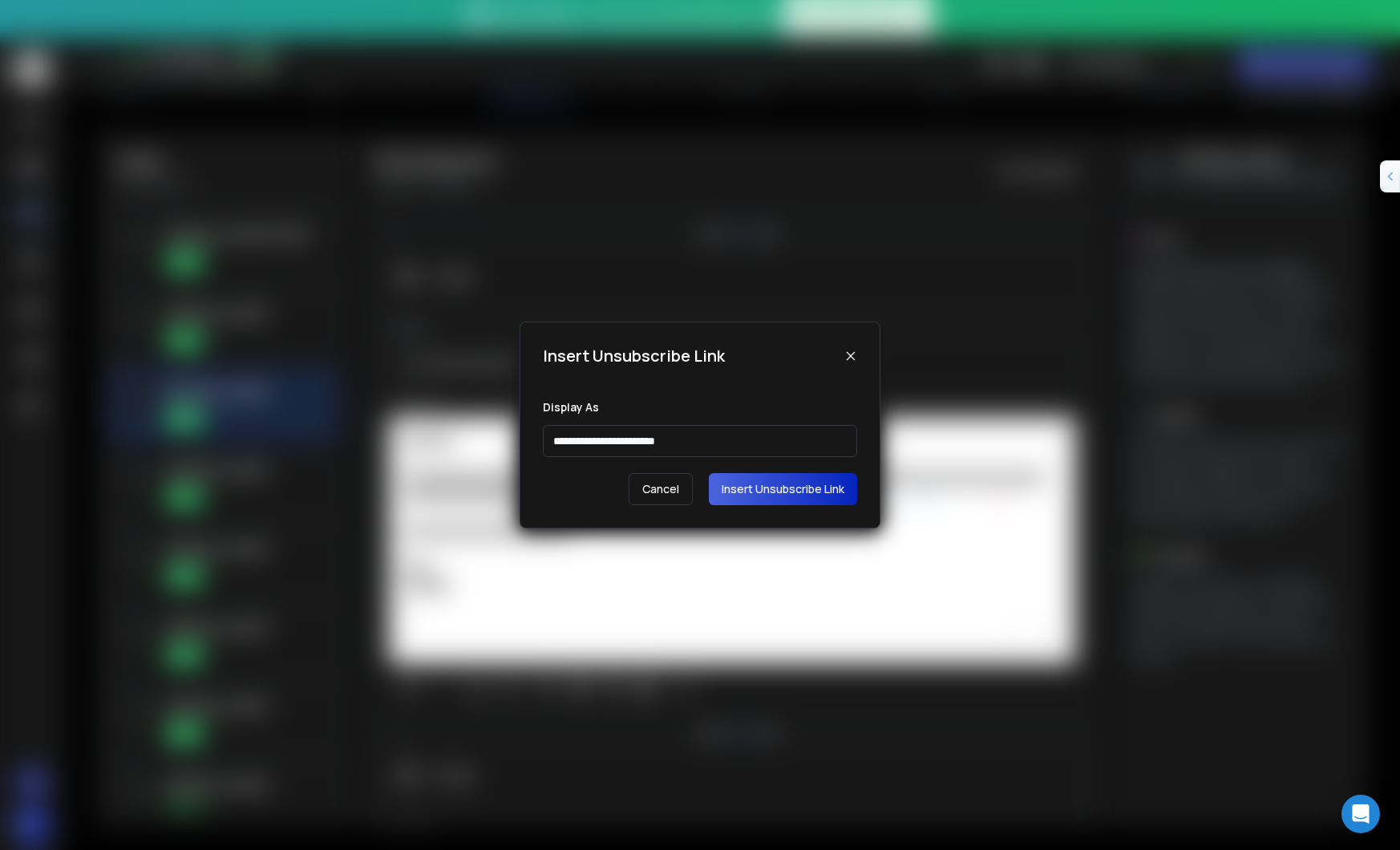
click at [761, 486] on button "Insert Unsubscribe Link" at bounding box center [783, 490] width 148 height 32
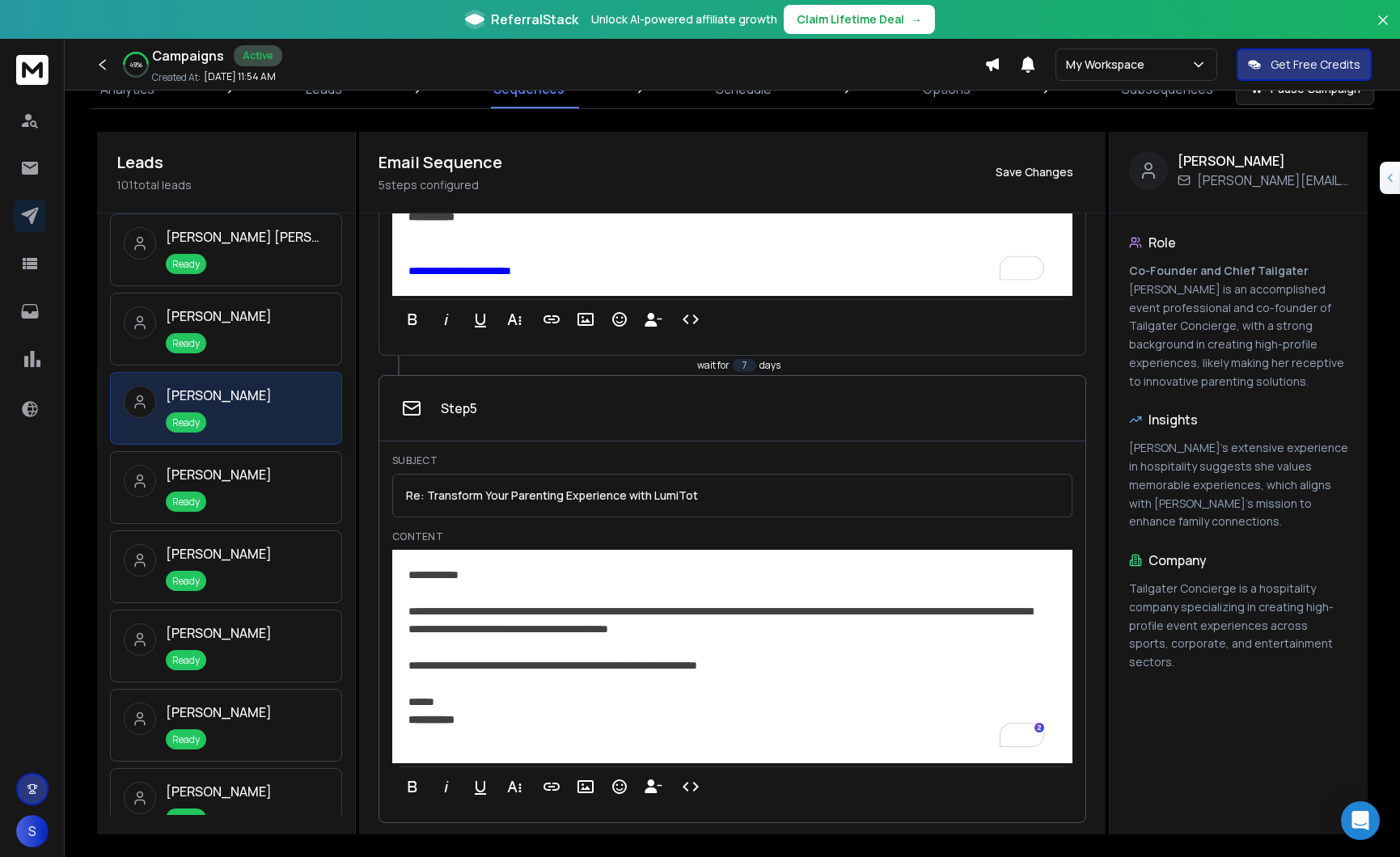
scroll to position [2007, 0]
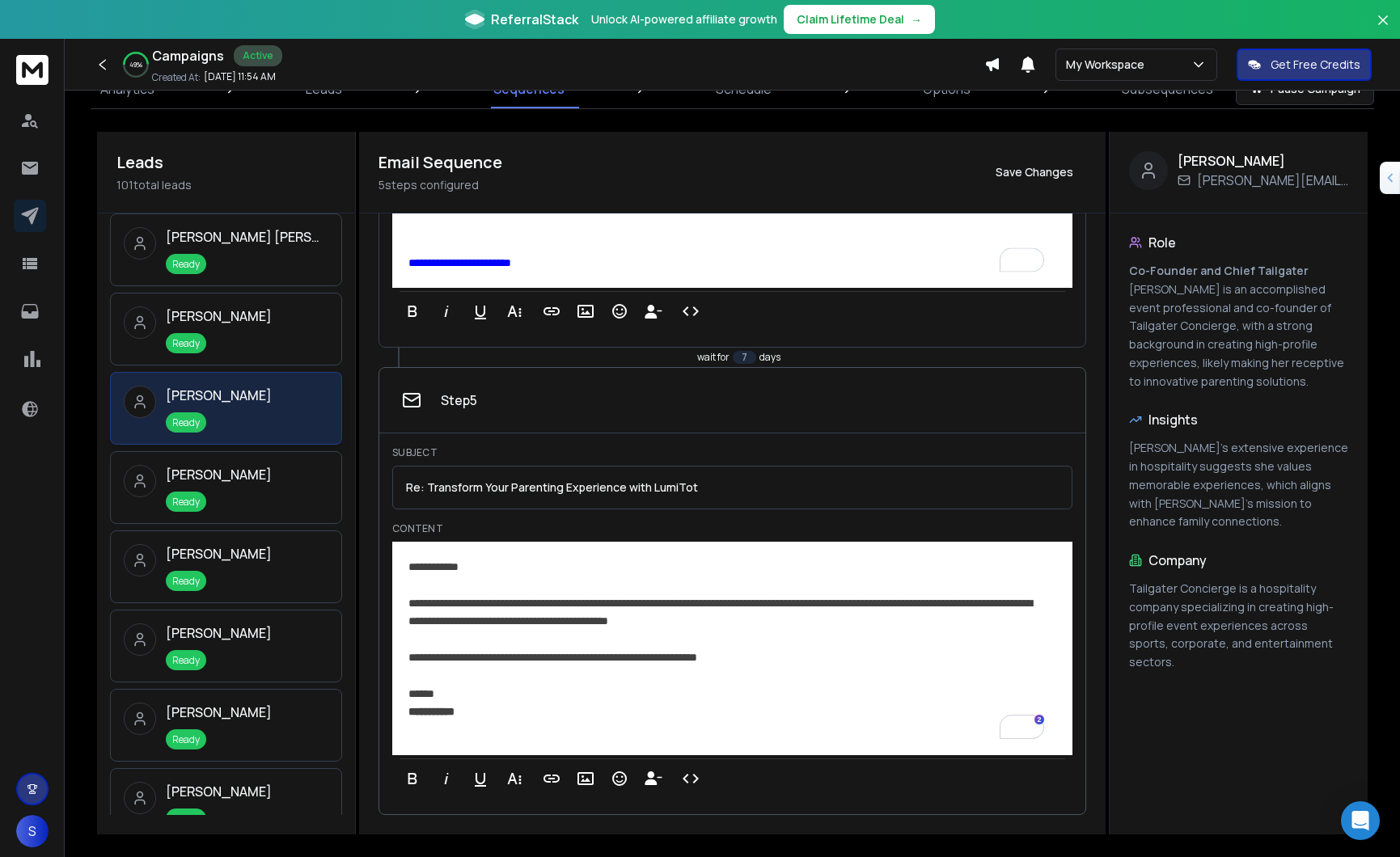
click at [466, 730] on div "To enrich screen reader interactions, please activate Accessibility in Grammarl…" at bounding box center [732, 731] width 648 height 18
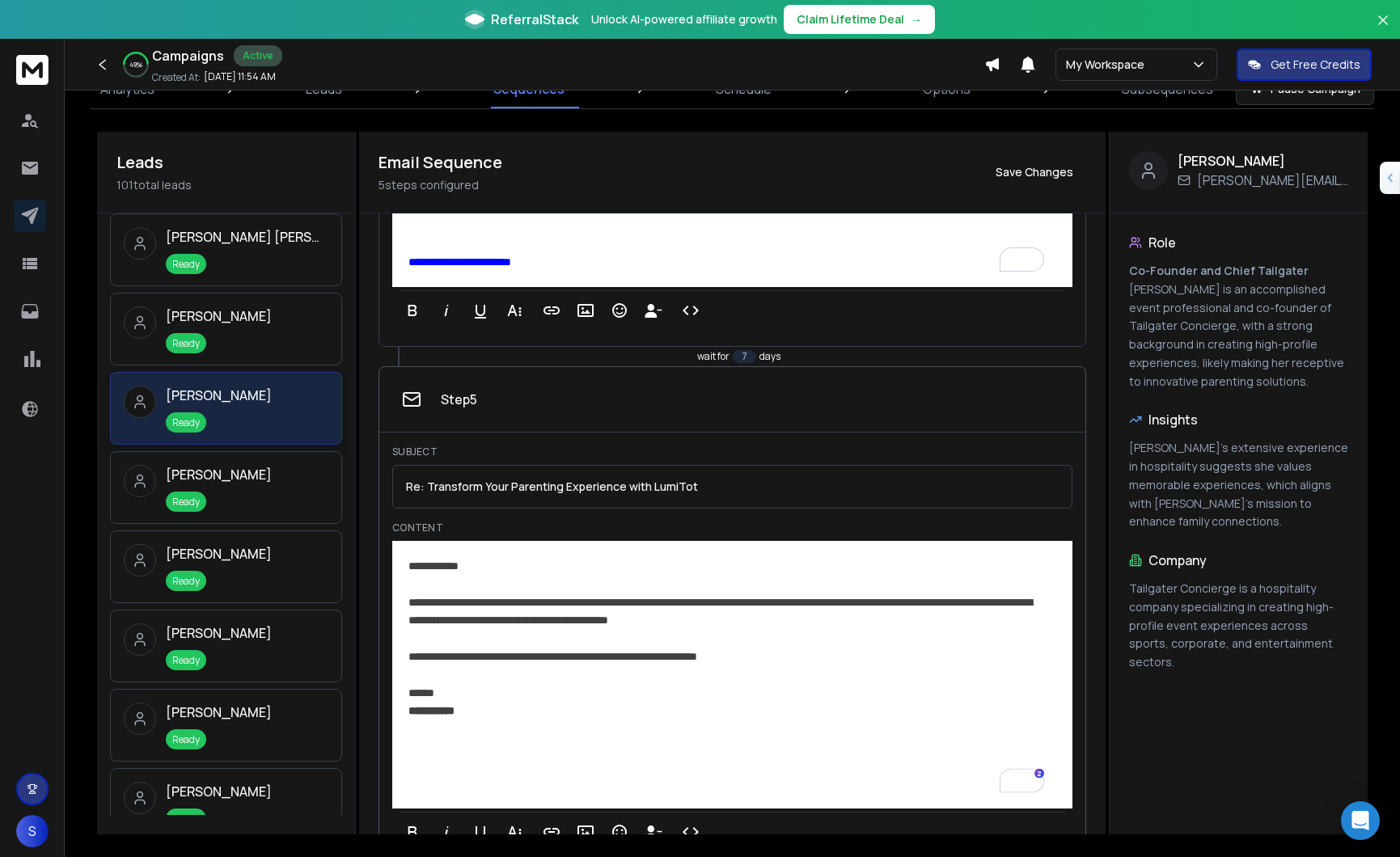
scroll to position [2062, 0]
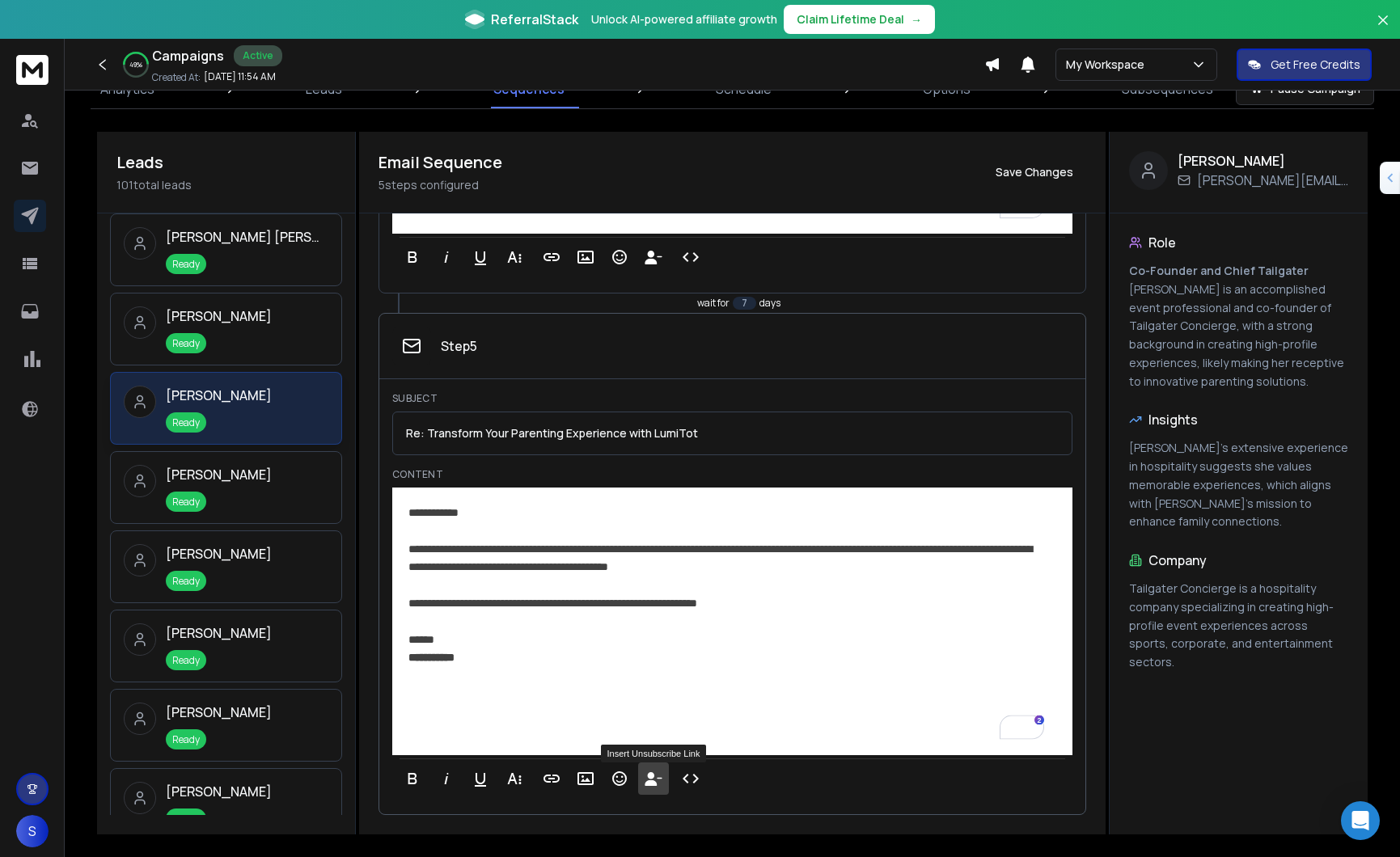
click at [656, 777] on icon "button" at bounding box center [654, 779] width 19 height 14
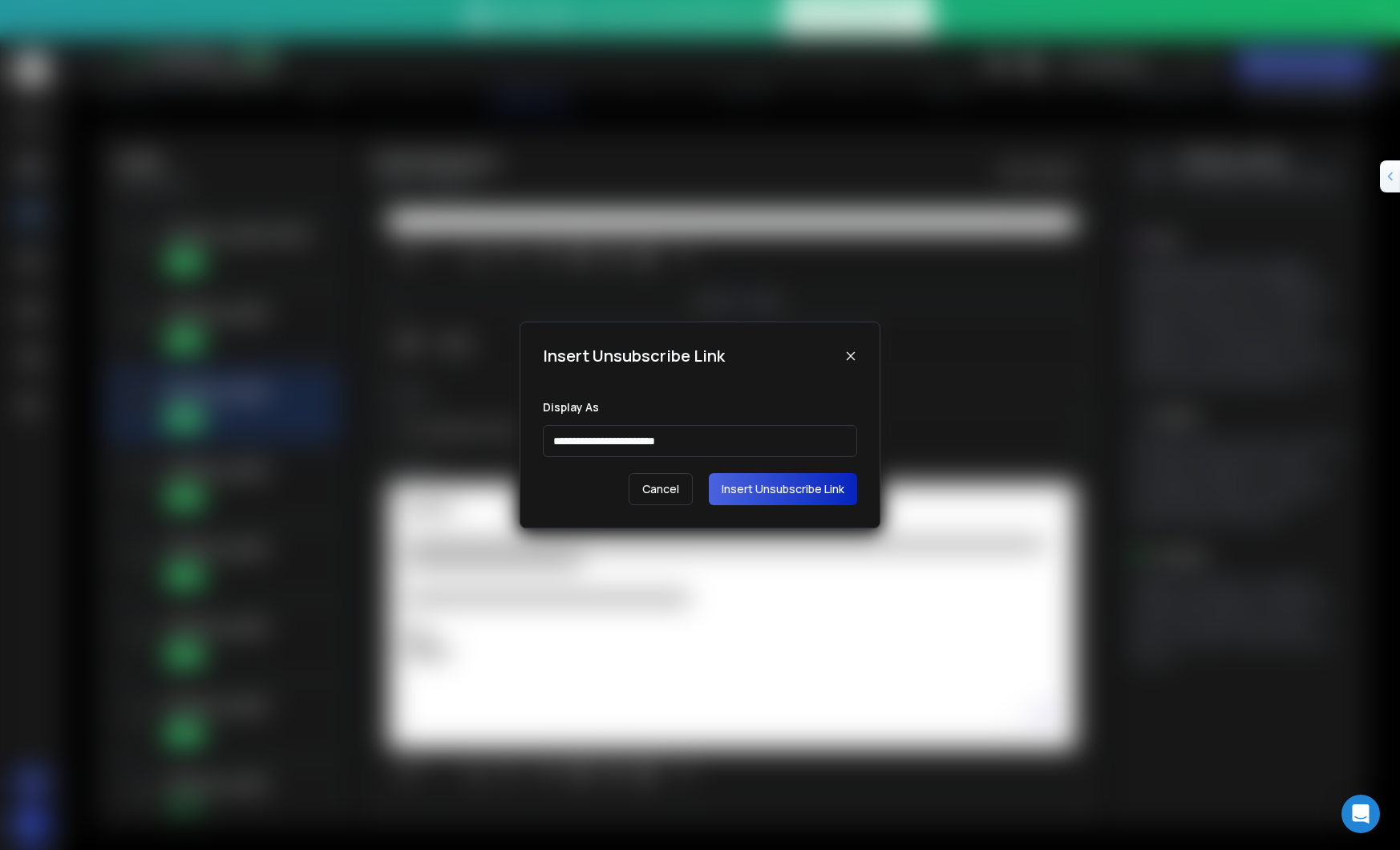
click at [760, 491] on button "Insert Unsubscribe Link" at bounding box center [783, 490] width 148 height 32
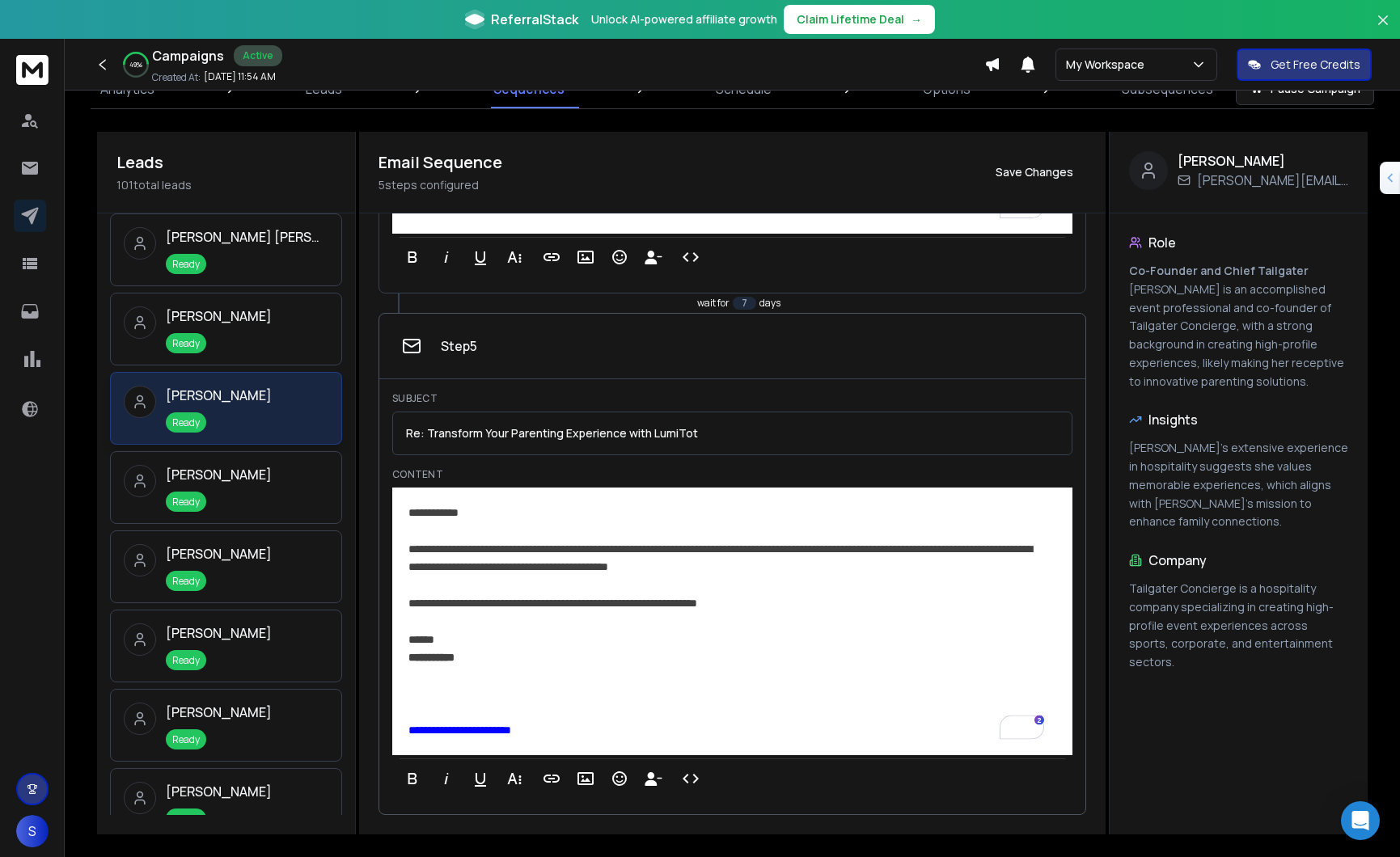
click at [434, 677] on div "To enrich screen reader interactions, please activate Accessibility in Grammarl…" at bounding box center [732, 677] width 648 height 18
click at [420, 706] on div "To enrich screen reader interactions, please activate Accessibility in Grammarl…" at bounding box center [732, 712] width 648 height 18
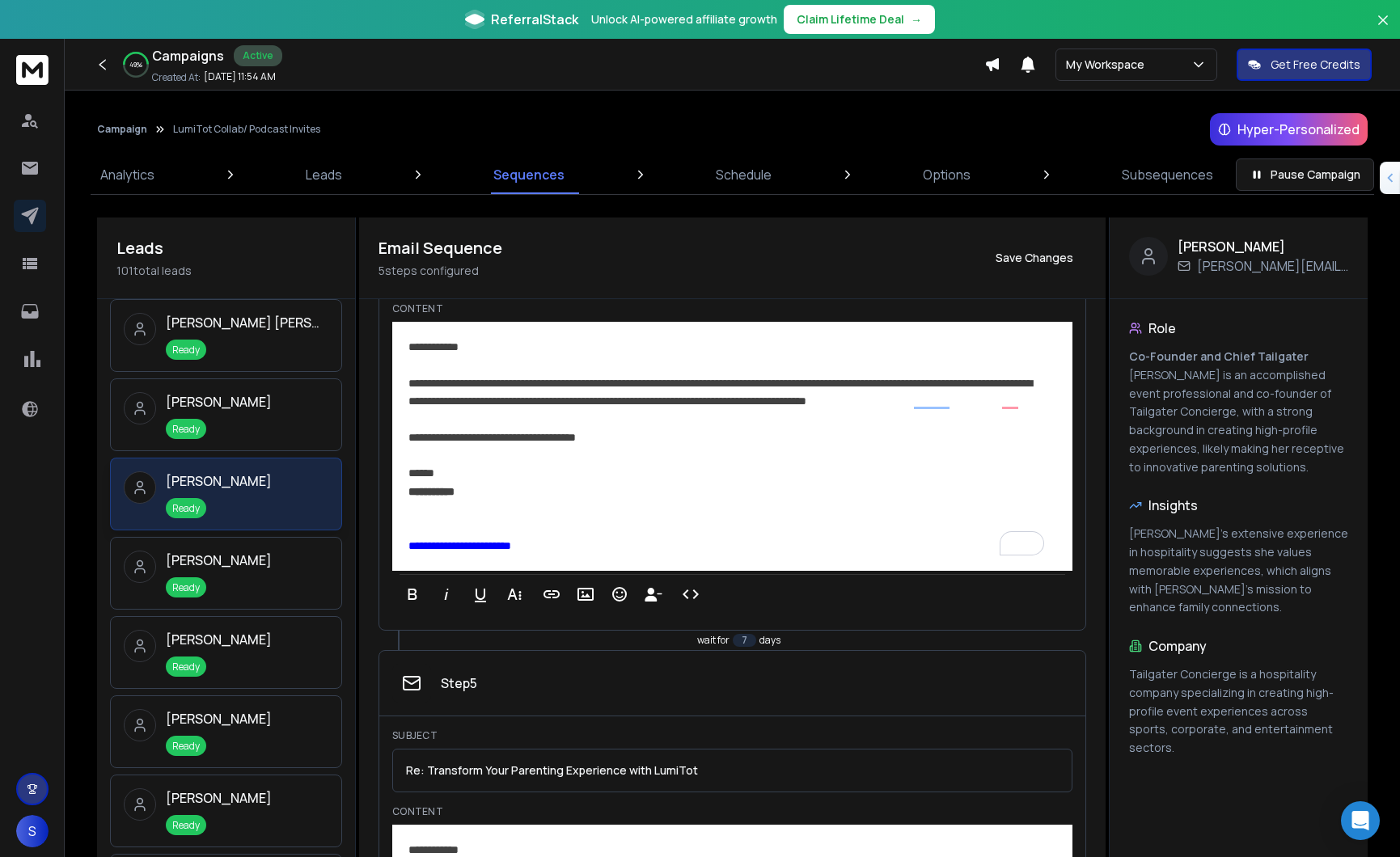
scroll to position [1887, 0]
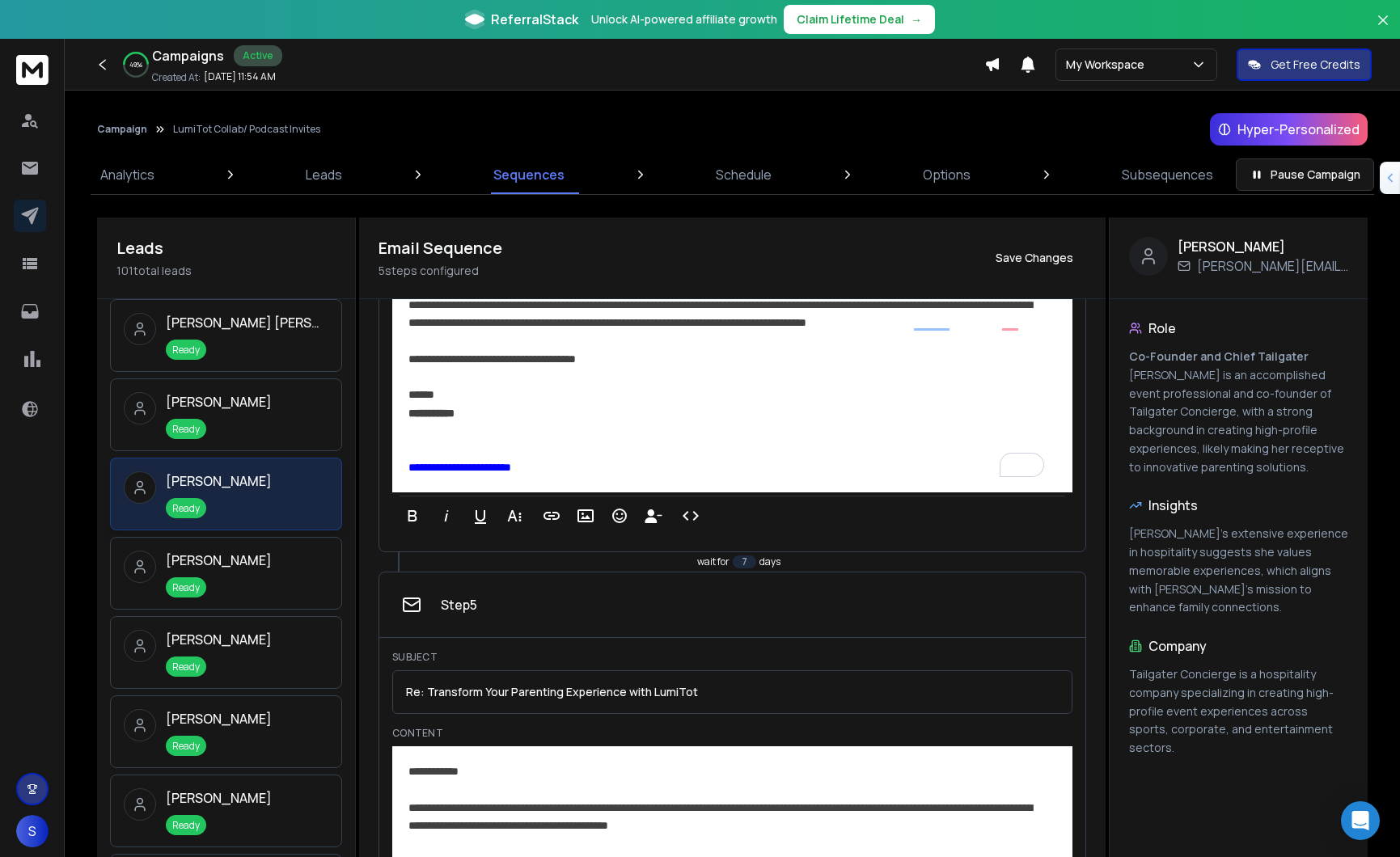
click at [430, 423] on div "To enrich screen reader interactions, please activate Accessibility in Grammarl…" at bounding box center [732, 431] width 648 height 18
click at [426, 452] on div "To enrich screen reader interactions, please activate Accessibility in Grammarl…" at bounding box center [732, 450] width 648 height 18
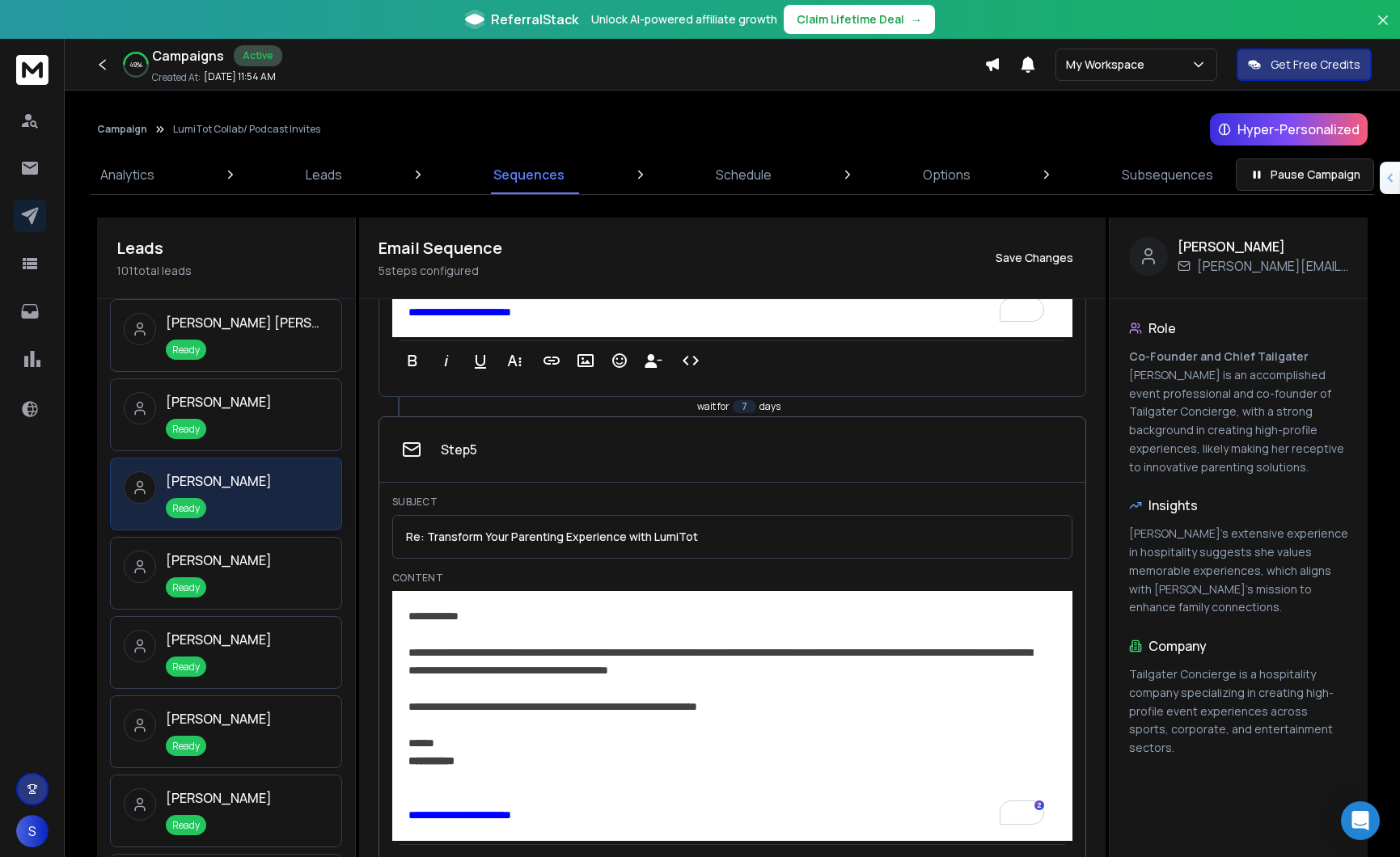
click at [432, 787] on div "To enrich screen reader interactions, please activate Accessibility in Grammarl…" at bounding box center [732, 780] width 648 height 18
click at [422, 803] on div "To enrich screen reader interactions, please activate Accessibility in Grammarl…" at bounding box center [732, 798] width 648 height 18
click at [1031, 251] on button "Save Changes" at bounding box center [1034, 258] width 104 height 32
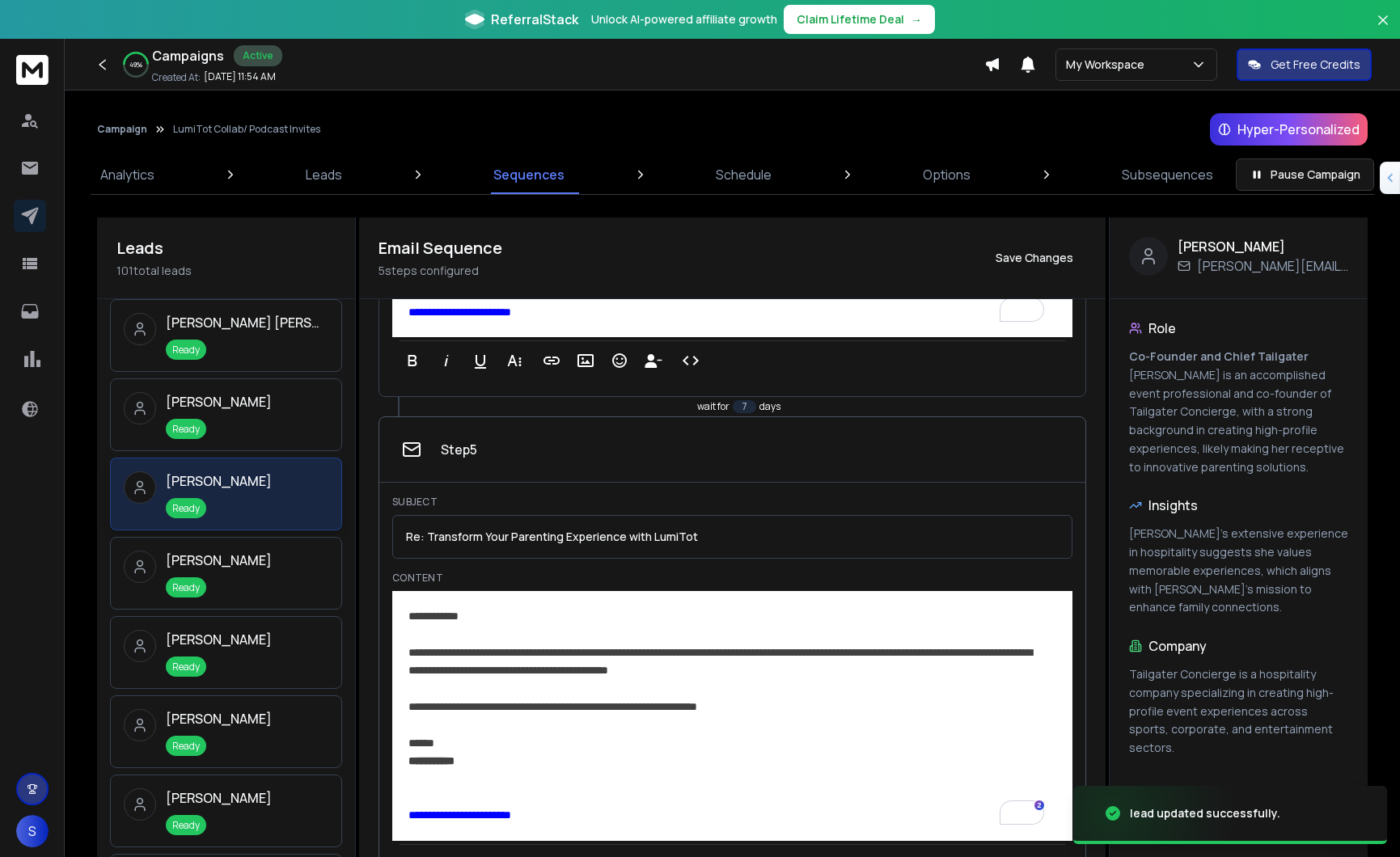
scroll to position [86, 0]
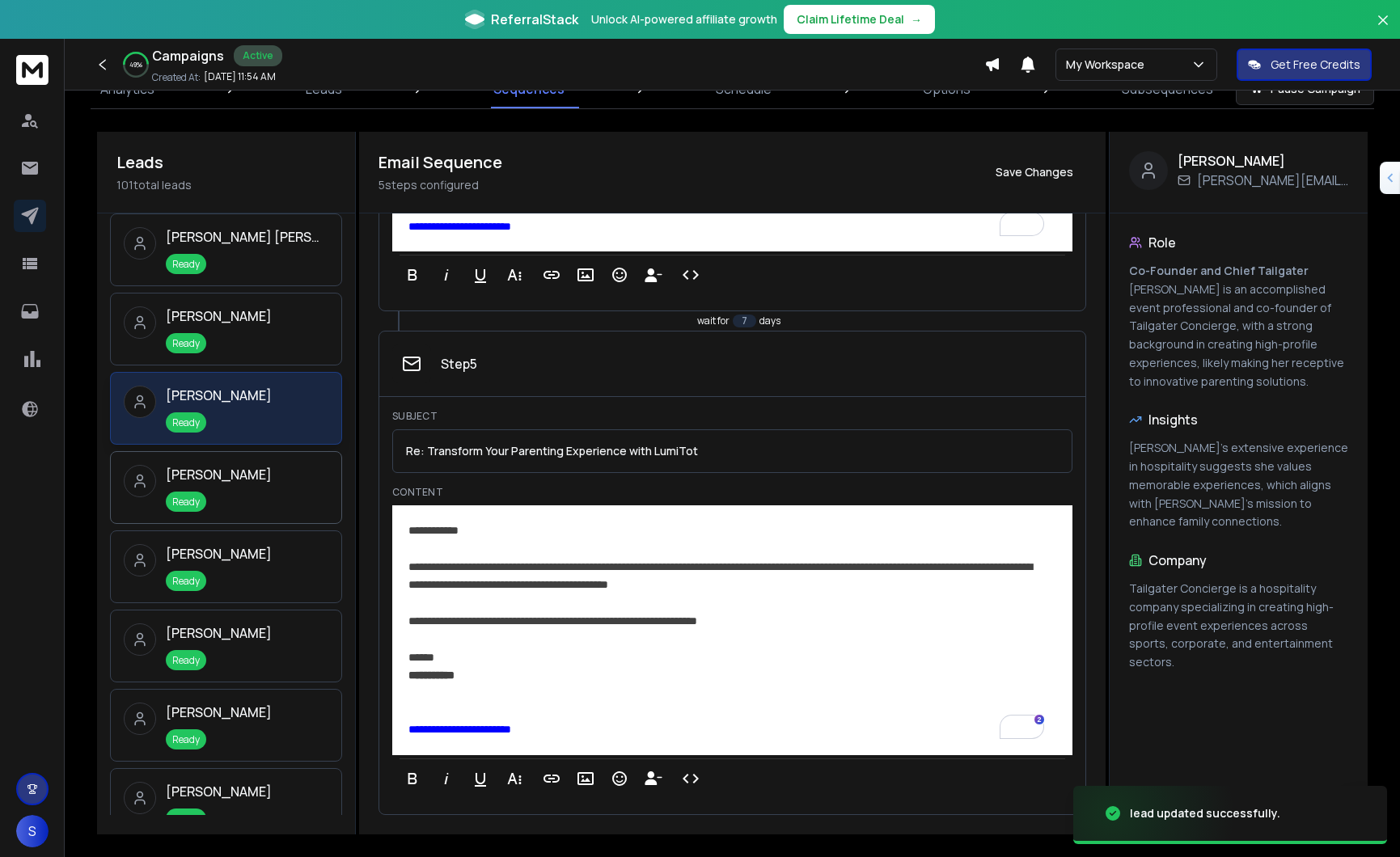
click at [303, 510] on div "Ralph Declet Ready" at bounding box center [226, 488] width 232 height 73
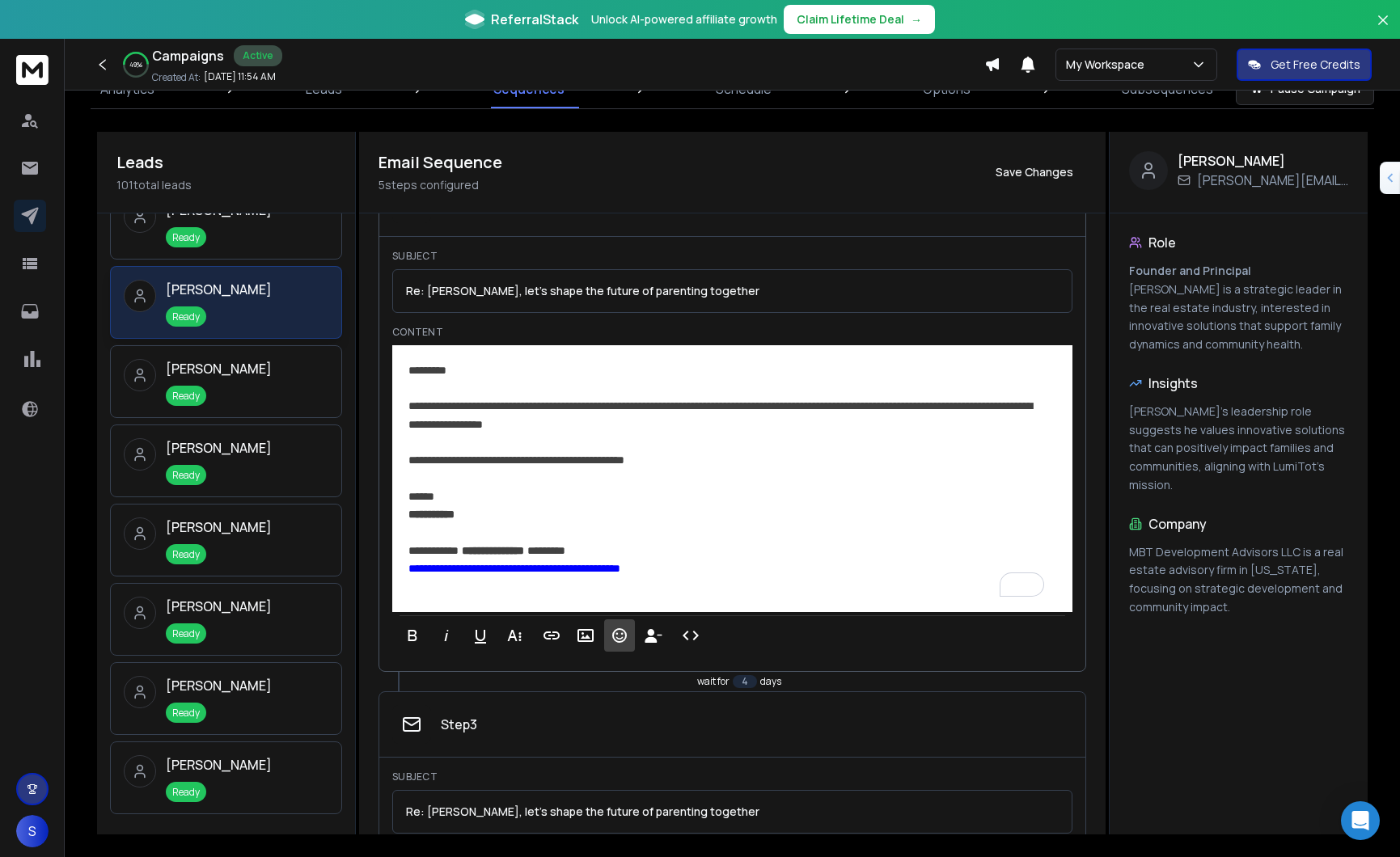
scroll to position [669, 0]
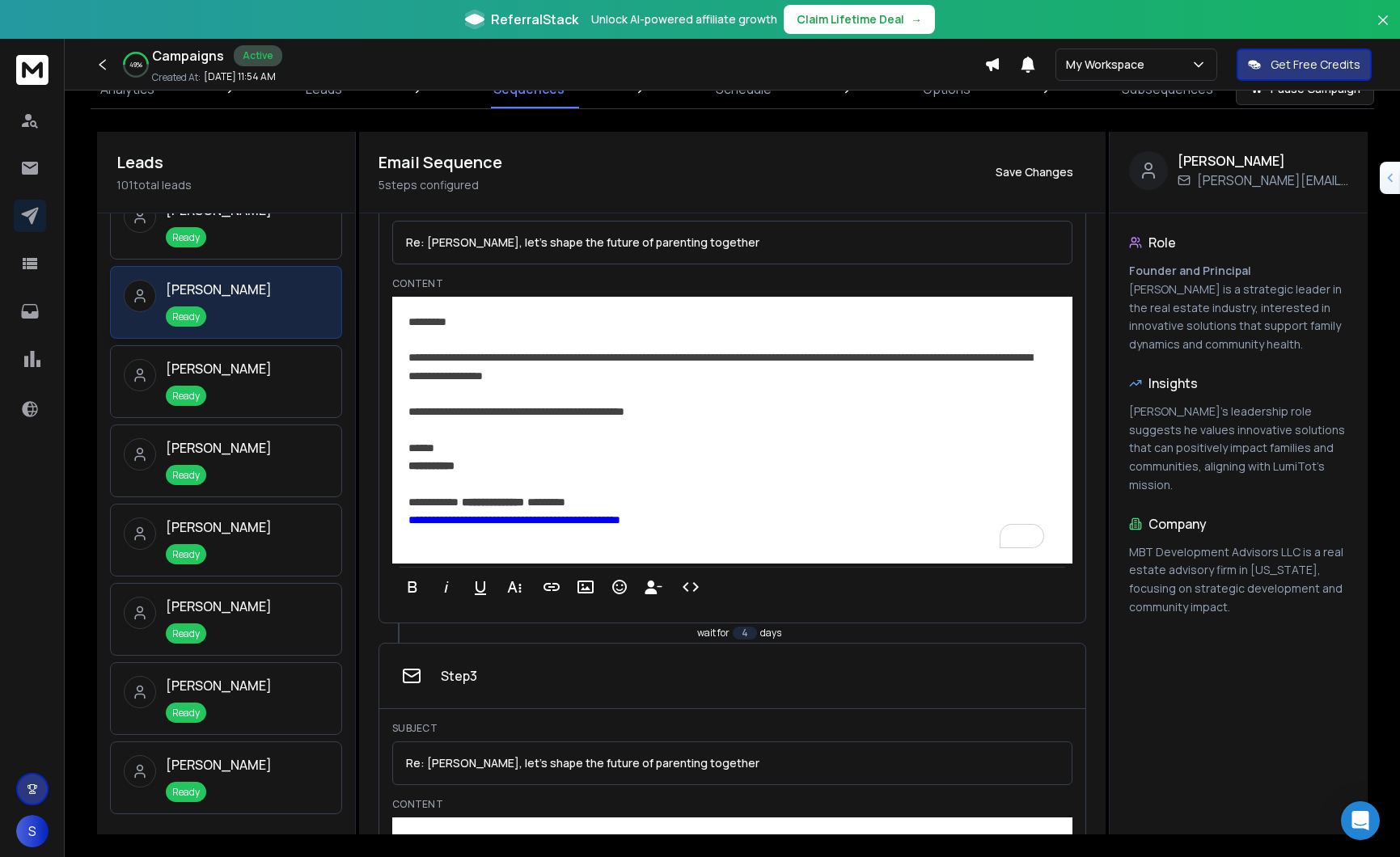
click at [477, 547] on div "To enrich screen reader interactions, please activate Accessibility in Grammarl…" at bounding box center [732, 539] width 648 height 18
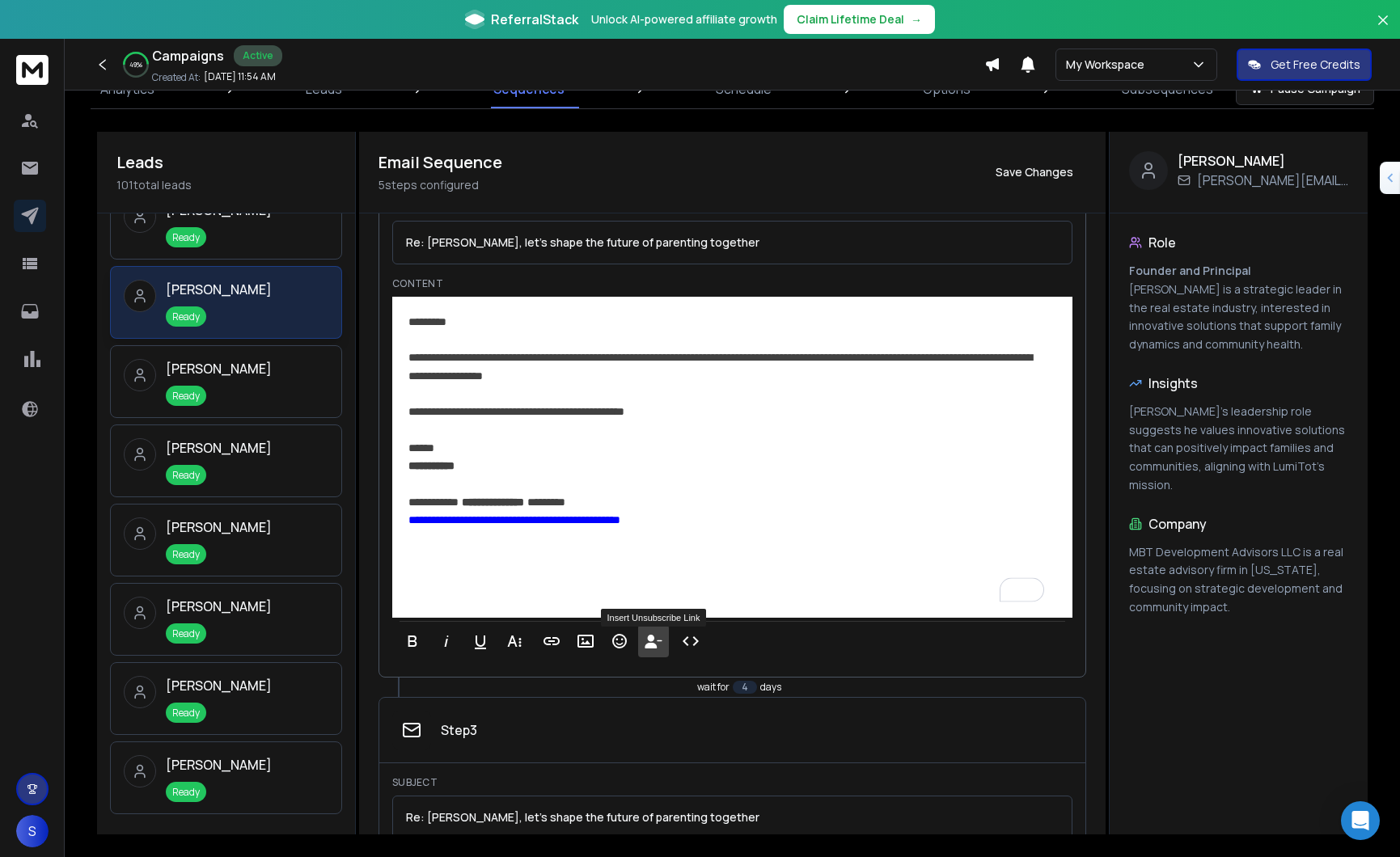
click at [656, 647] on icon "button" at bounding box center [653, 642] width 17 height 14
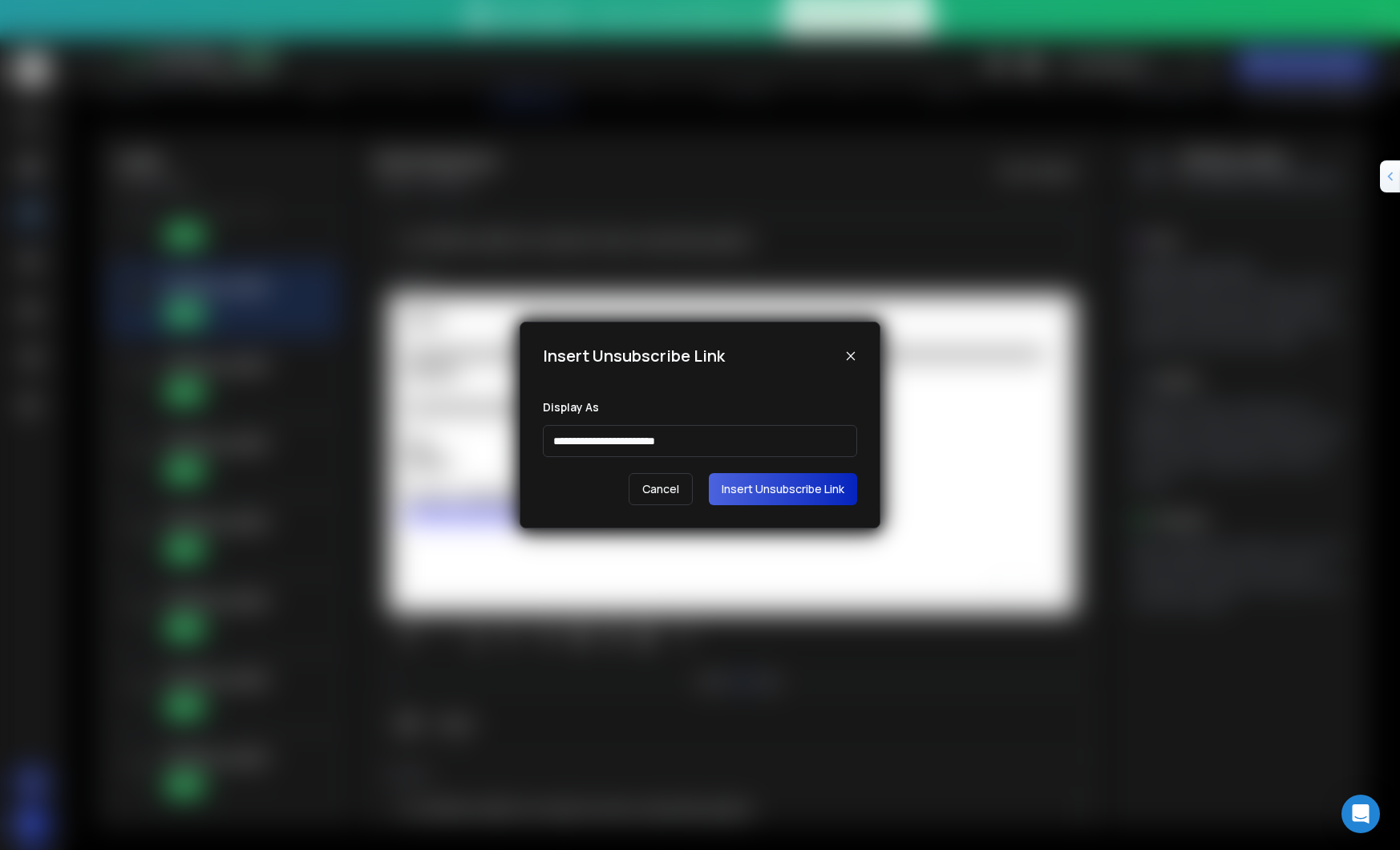
click at [768, 488] on button "Insert Unsubscribe Link" at bounding box center [783, 490] width 148 height 32
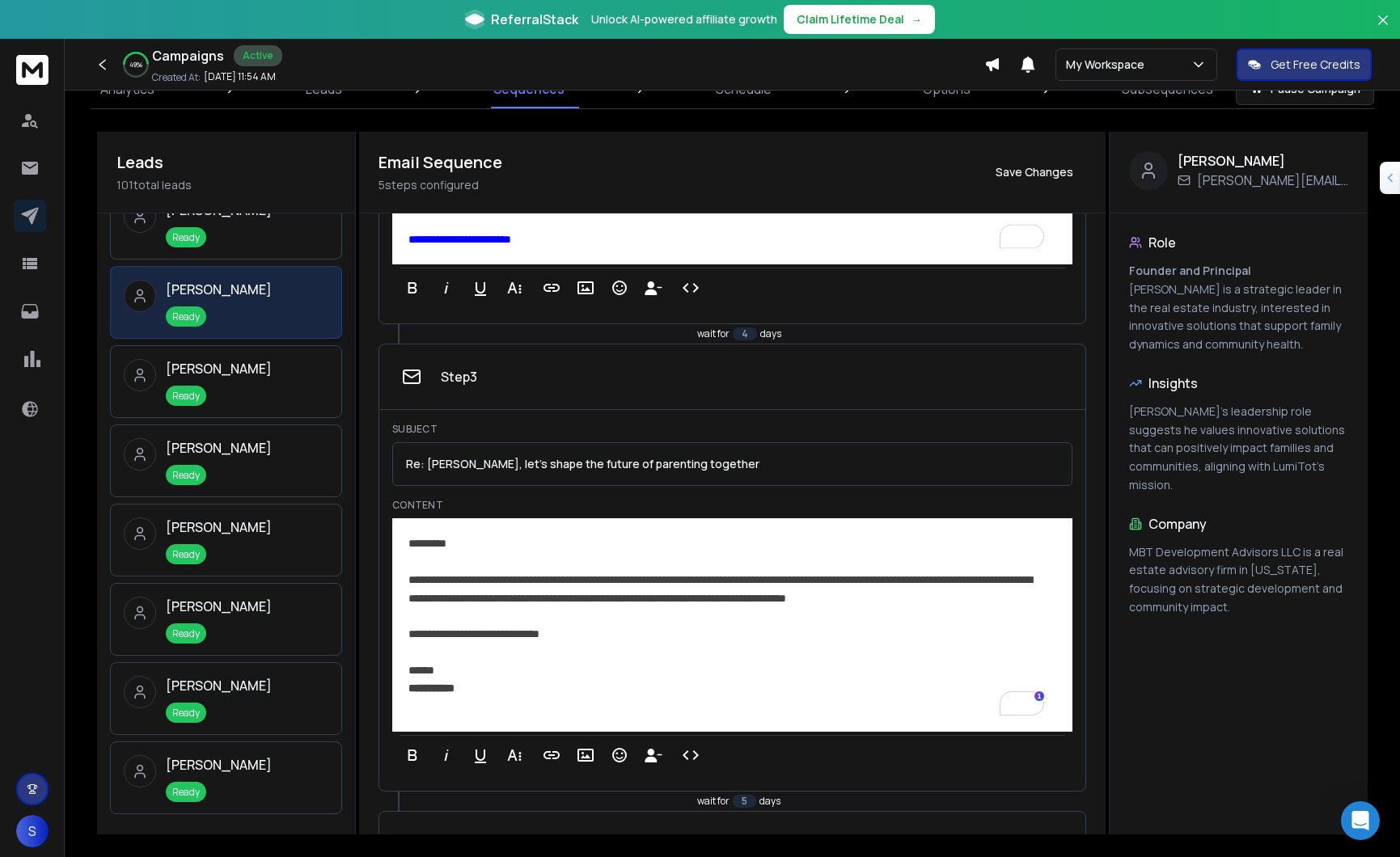
scroll to position [1146, 0]
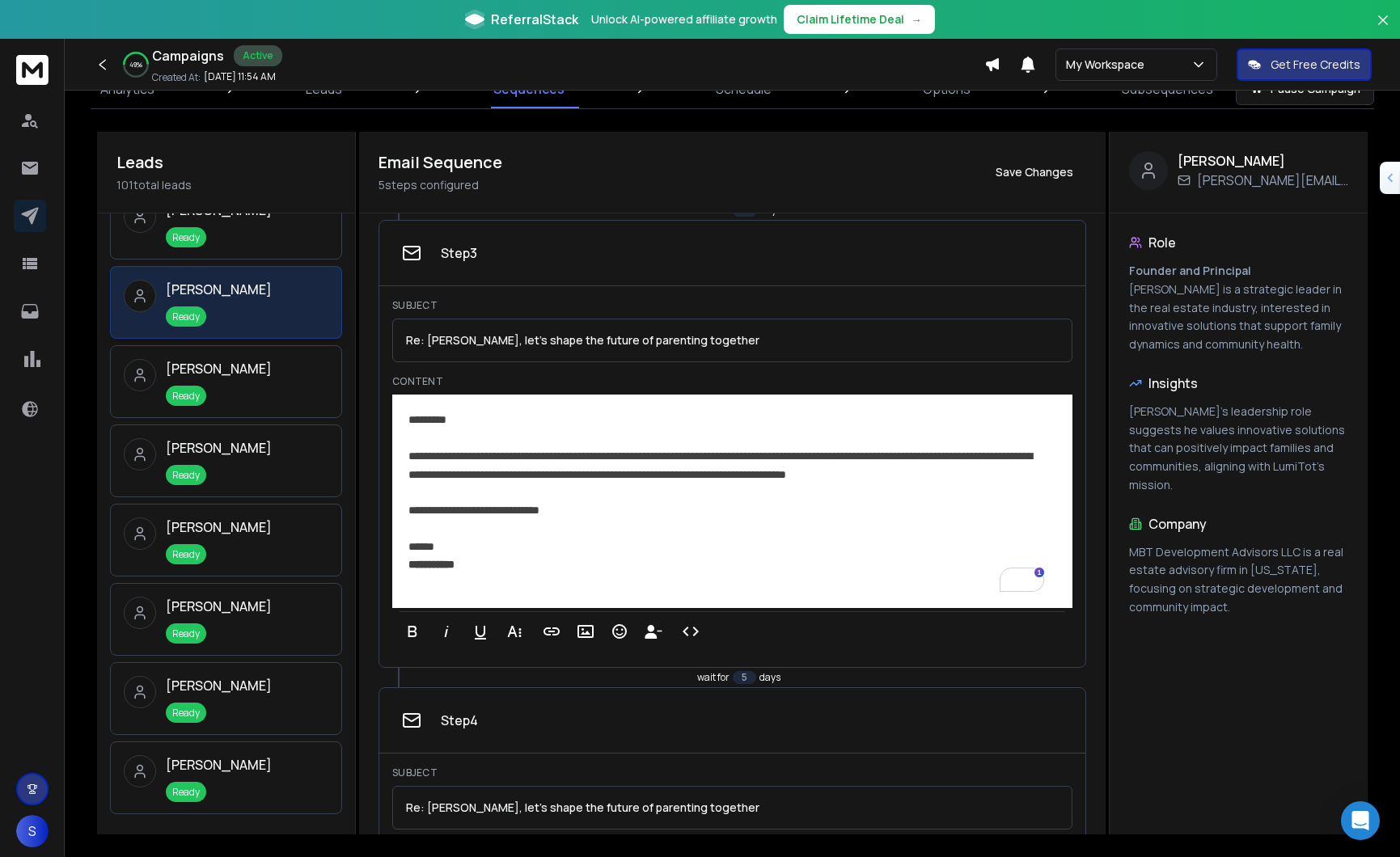
click at [455, 587] on div "To enrich screen reader interactions, please activate Accessibility in Grammarl…" at bounding box center [732, 583] width 648 height 18
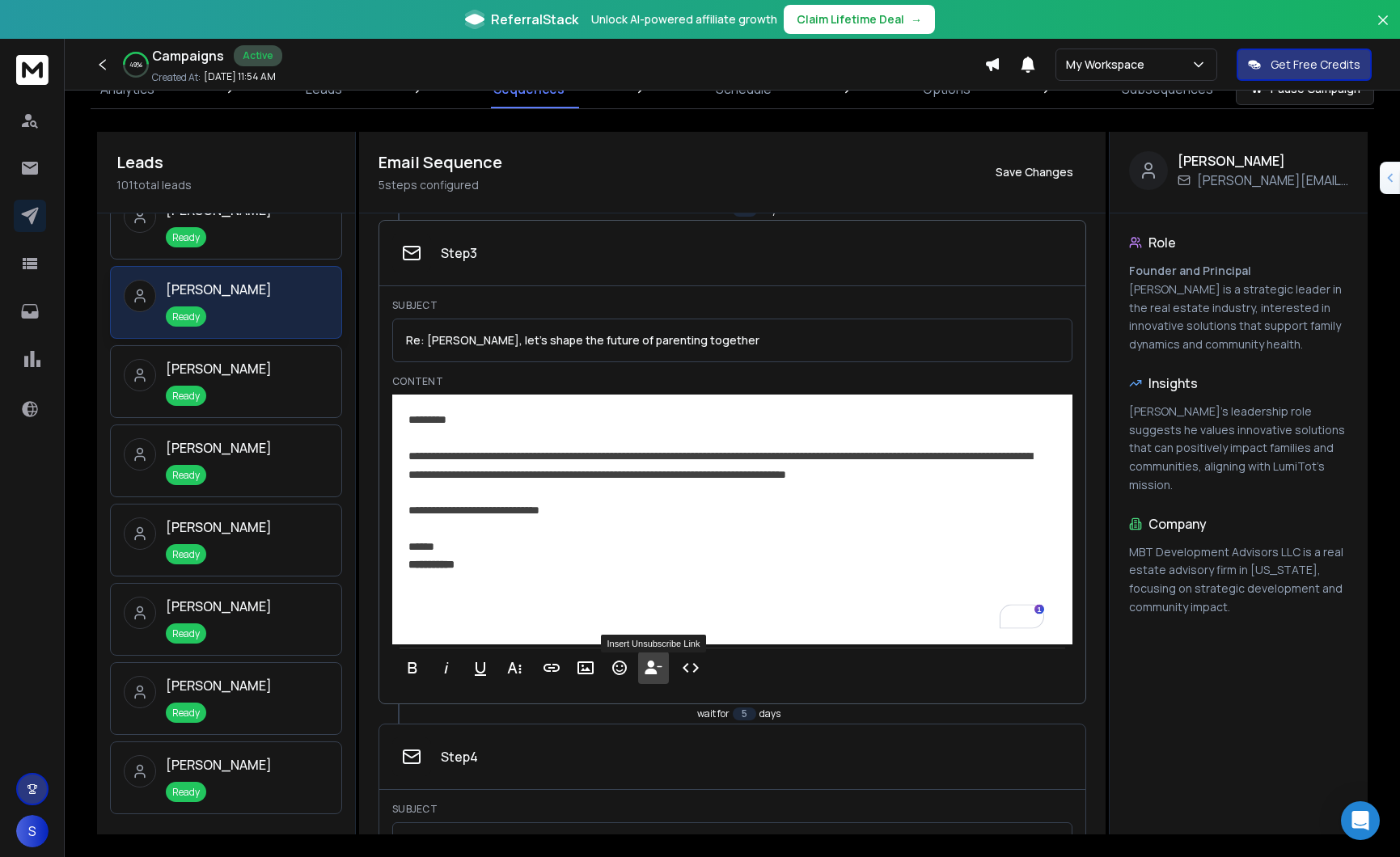
click at [647, 669] on icon "button" at bounding box center [654, 668] width 19 height 14
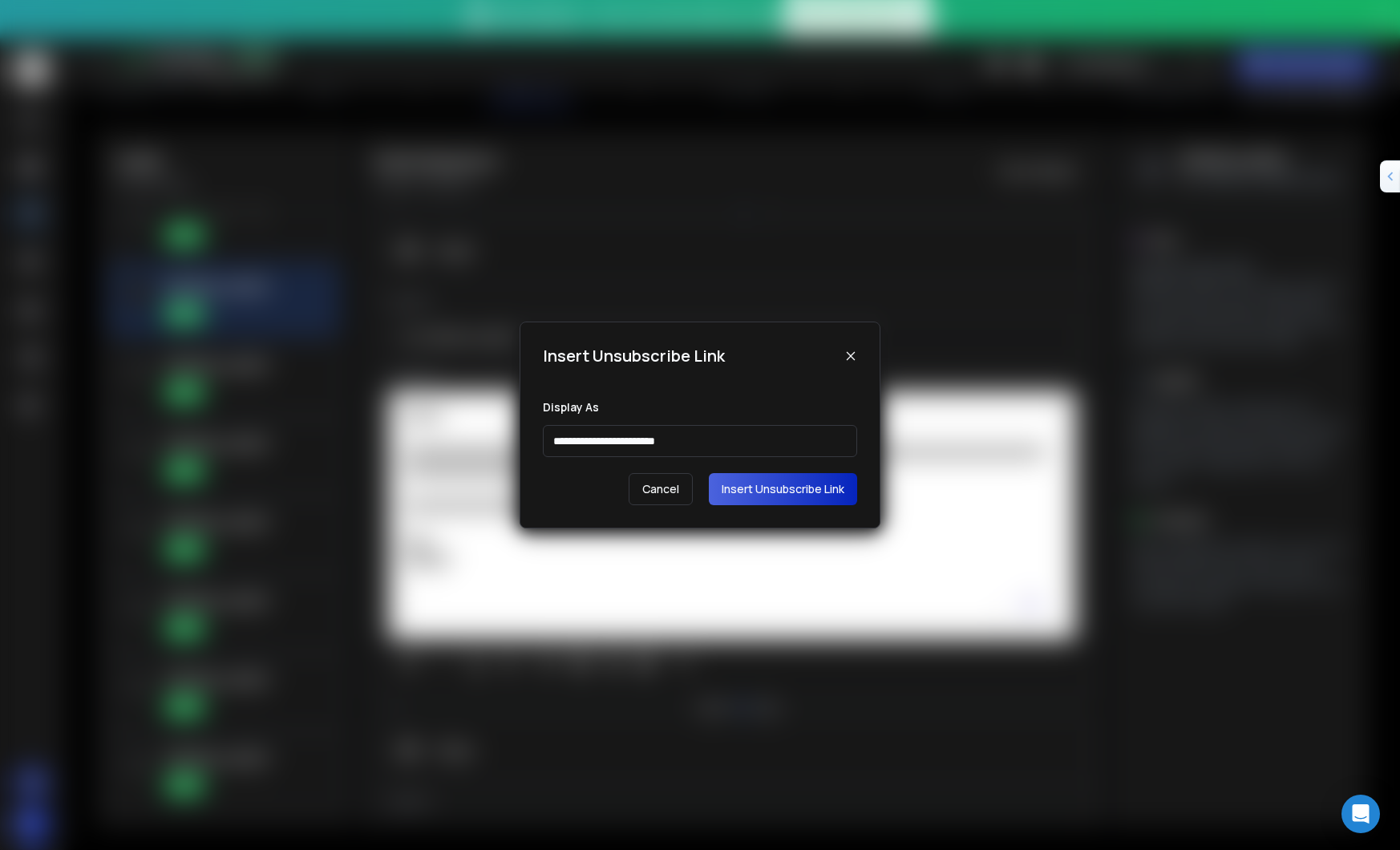
click at [790, 497] on button "Insert Unsubscribe Link" at bounding box center [783, 490] width 148 height 32
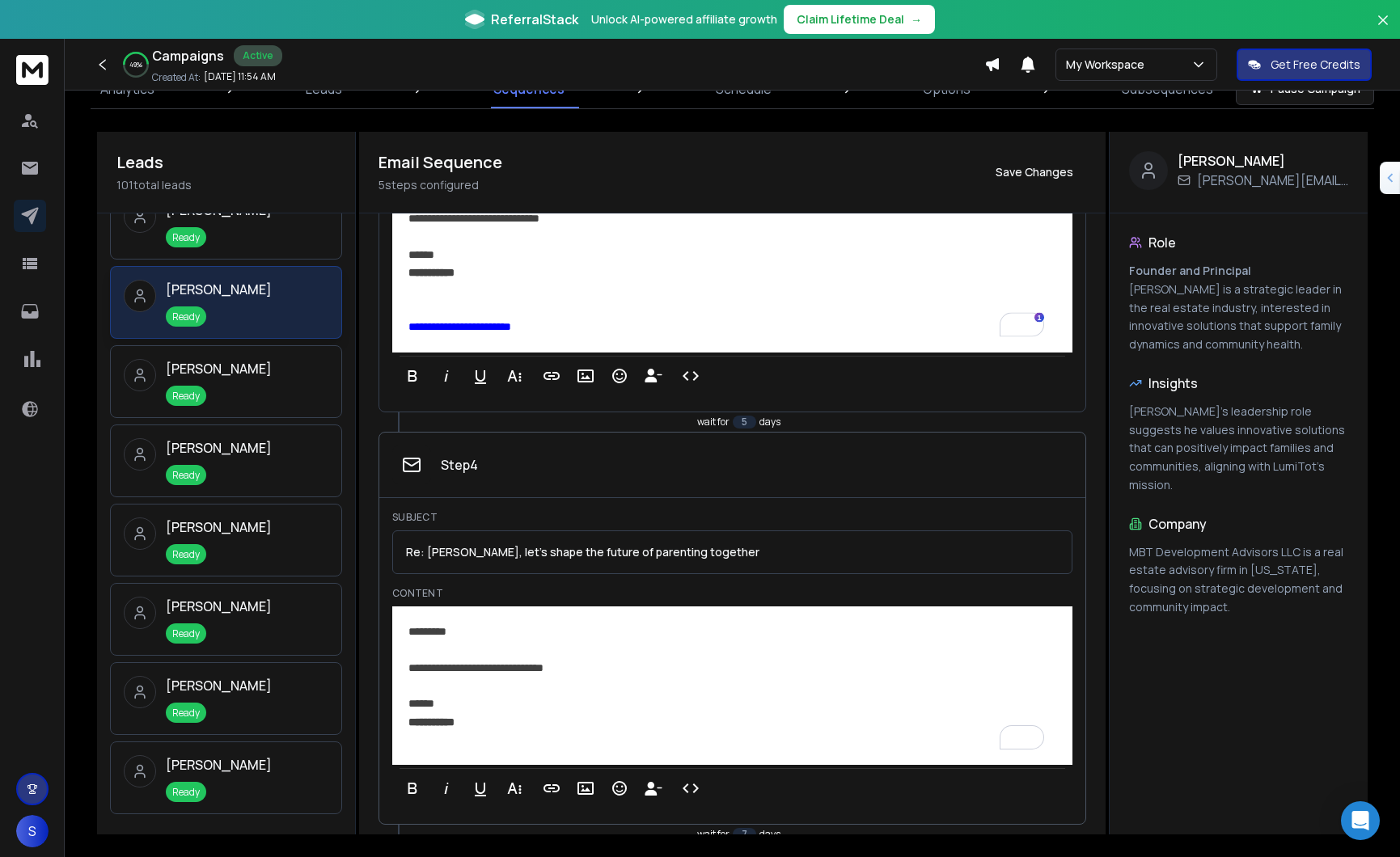
scroll to position [1551, 0]
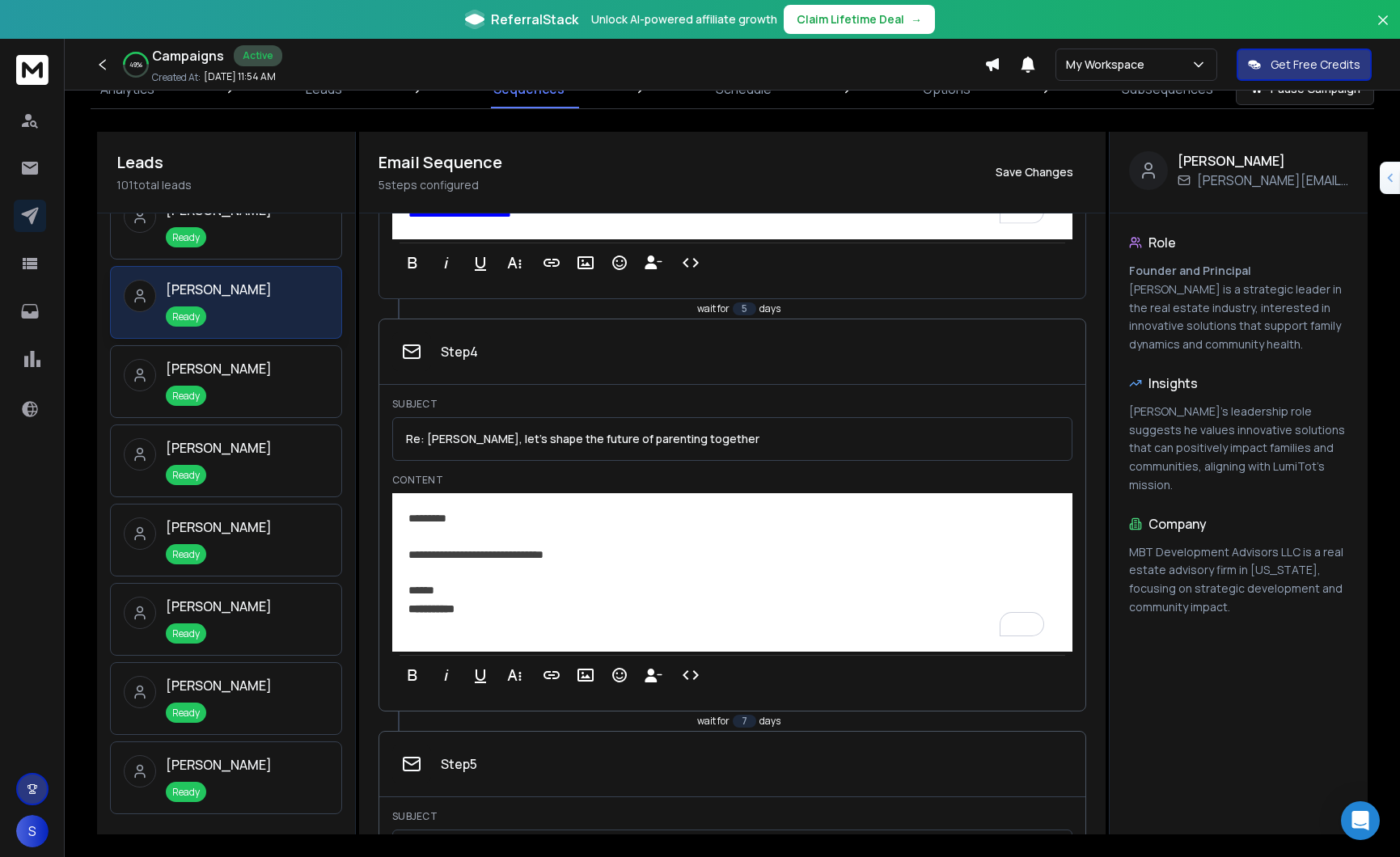
click at [435, 626] on div "To enrich screen reader interactions, please activate Accessibility in Grammarl…" at bounding box center [732, 627] width 648 height 18
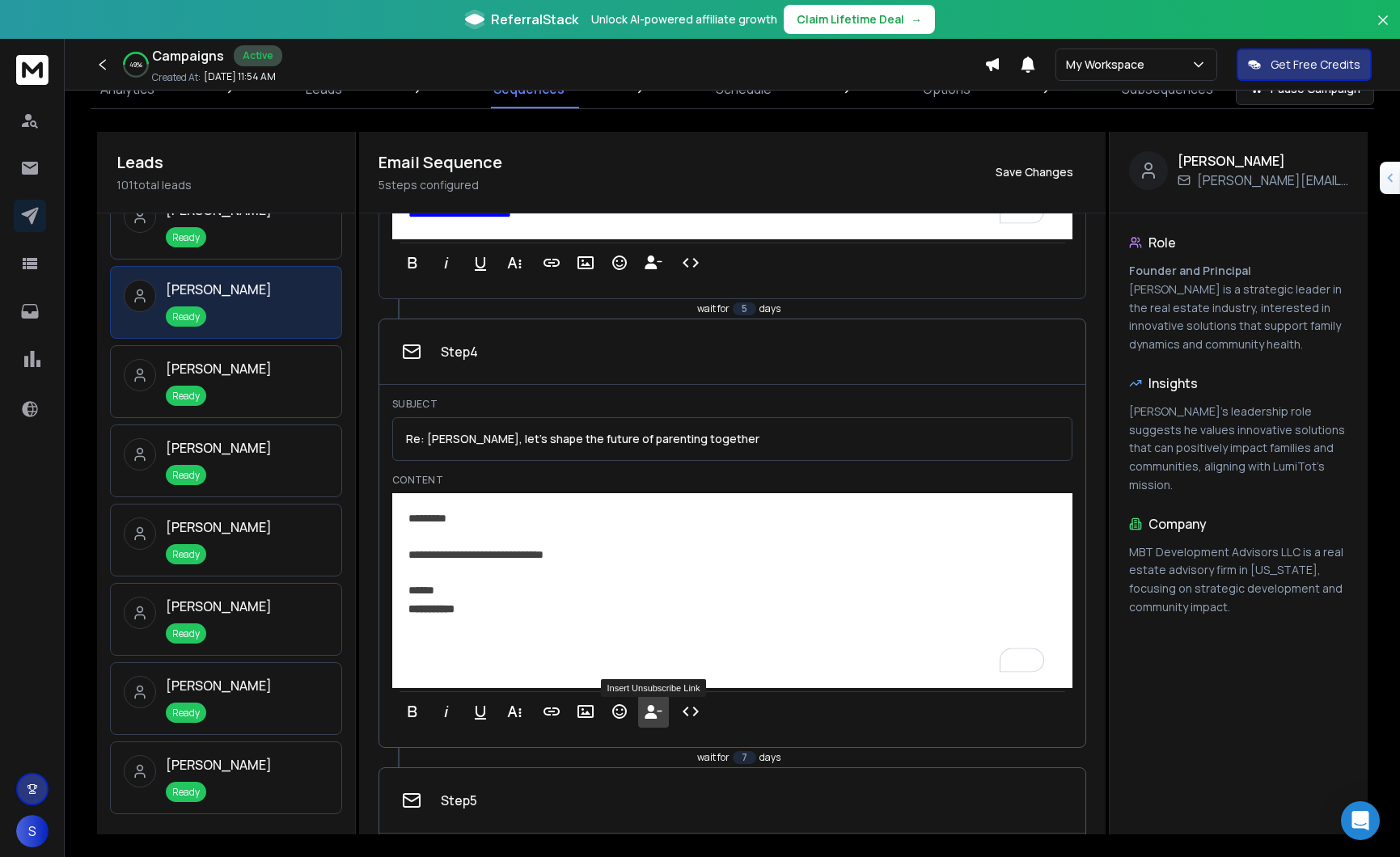
click at [648, 711] on icon "button" at bounding box center [653, 712] width 17 height 14
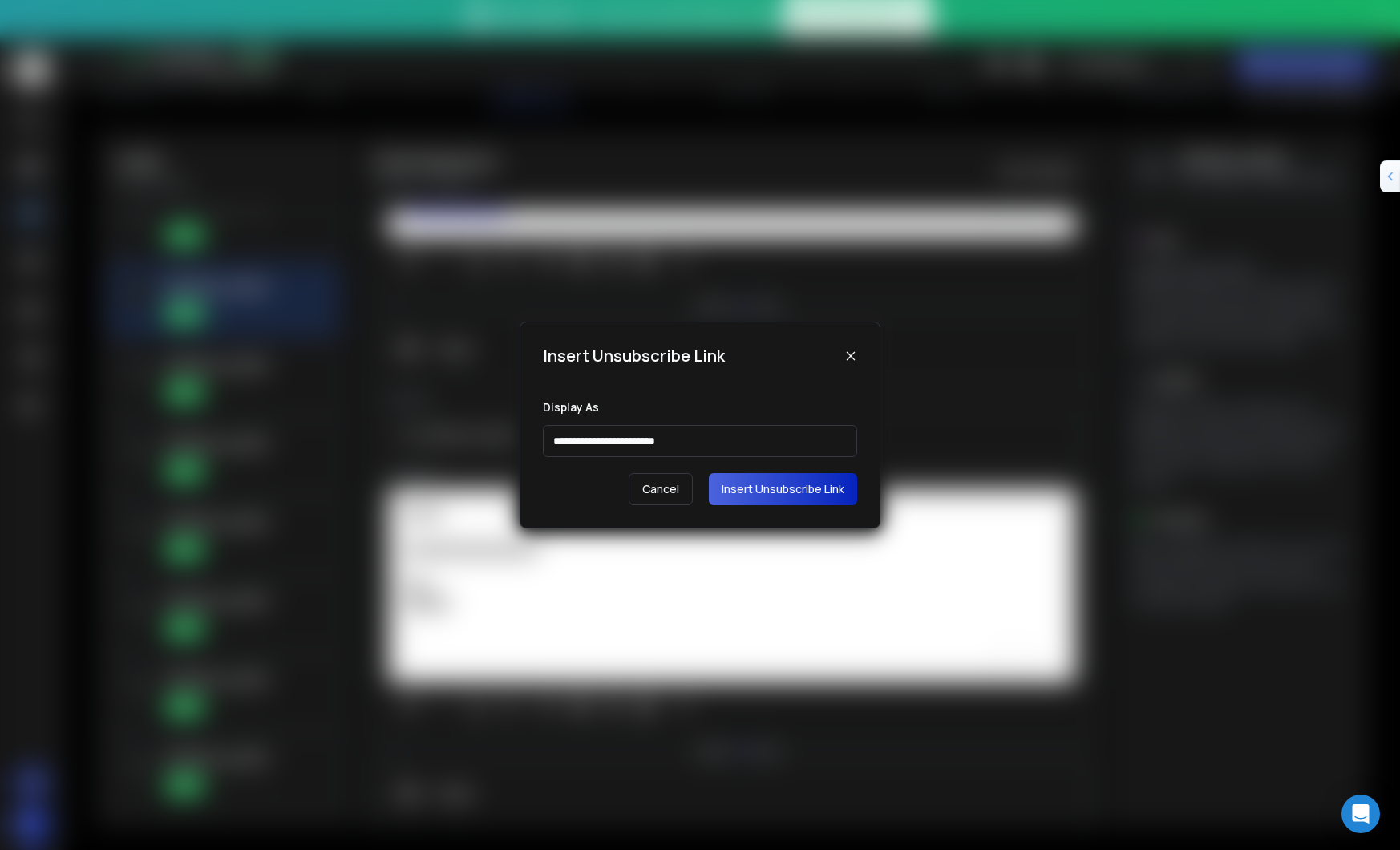
click at [790, 471] on div "**********" at bounding box center [700, 453] width 314 height 106
click at [783, 485] on button "Insert Unsubscribe Link" at bounding box center [783, 490] width 148 height 32
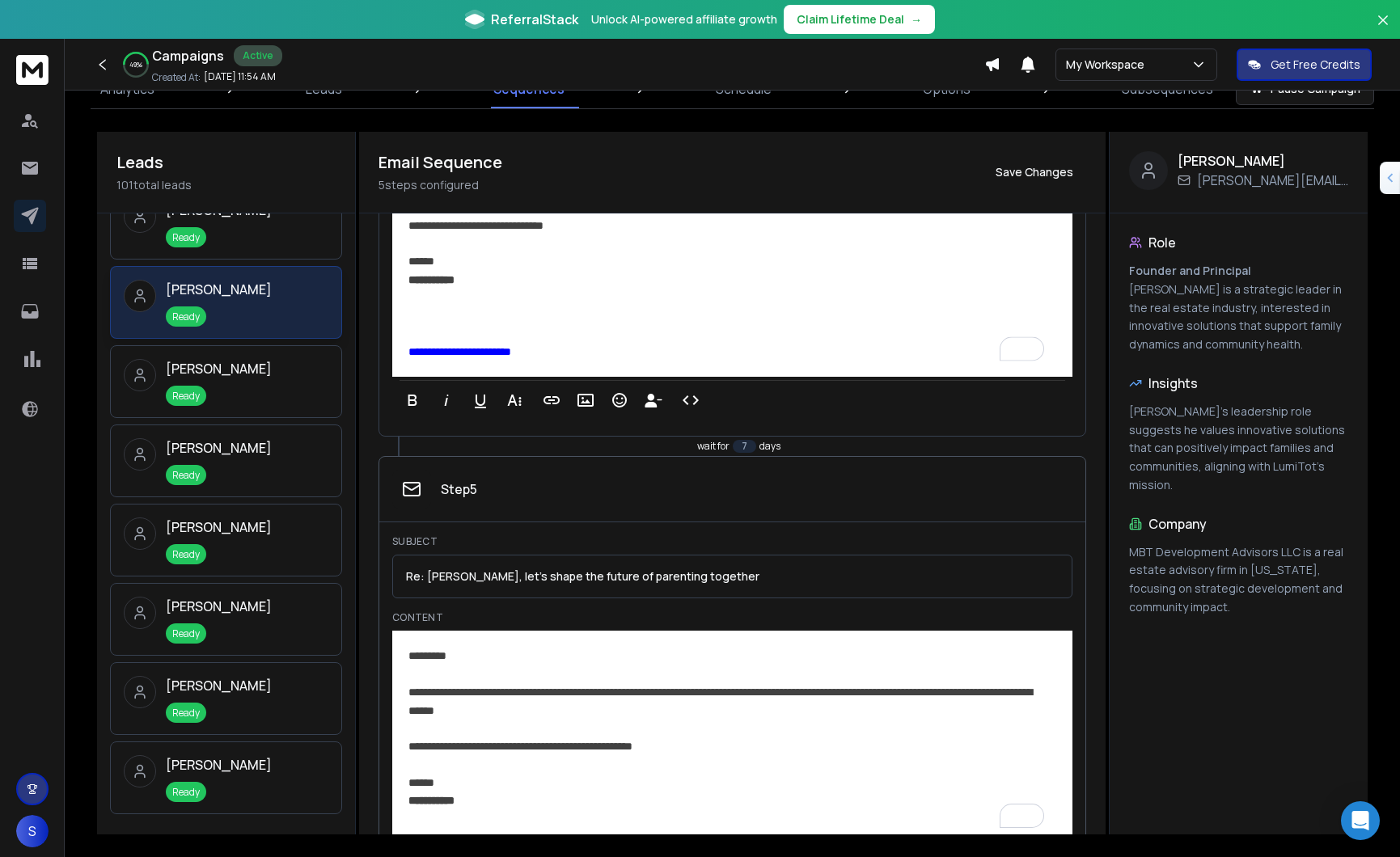
scroll to position [1971, 0]
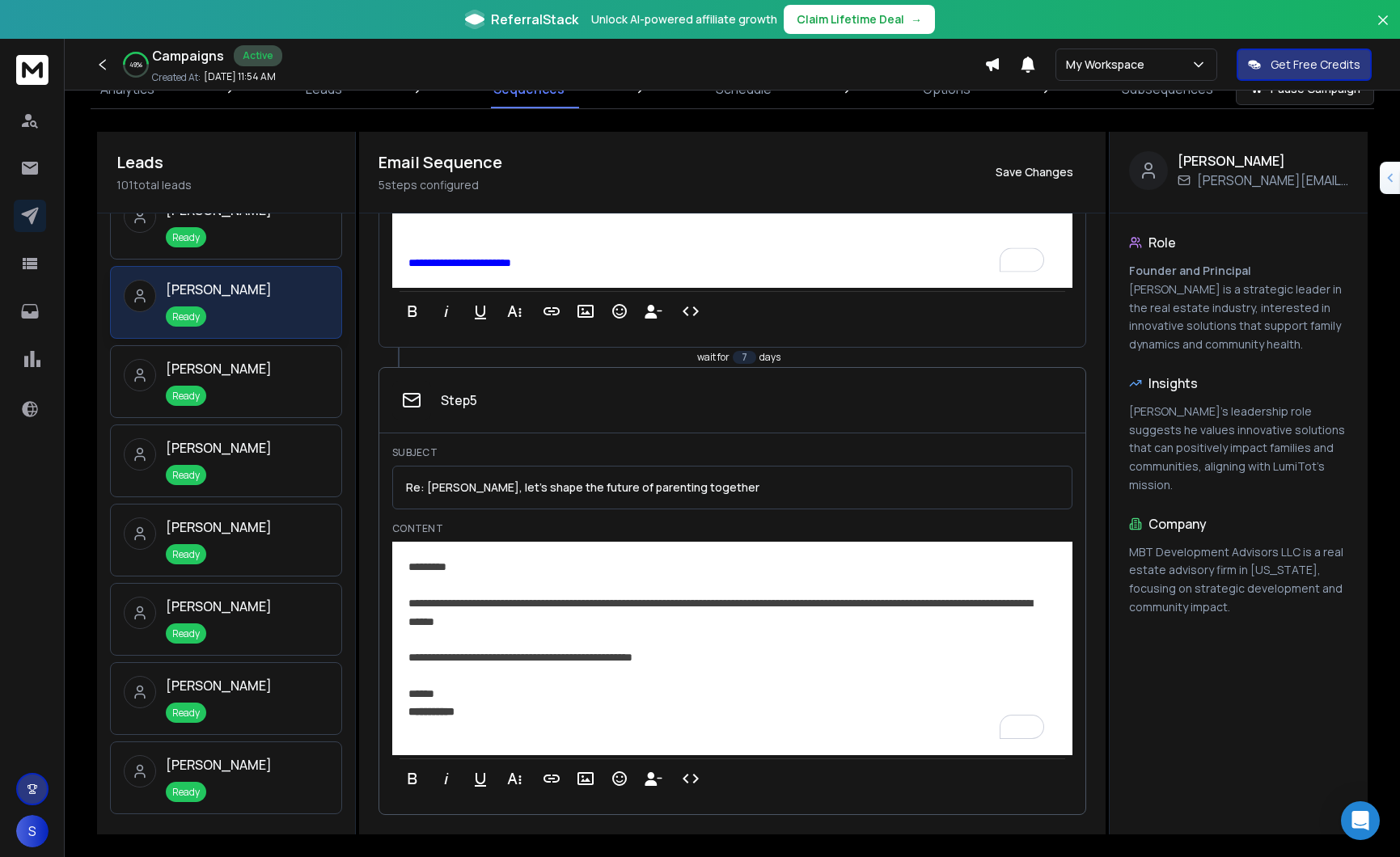
click at [437, 737] on div "To enrich screen reader interactions, please activate Accessibility in Grammarl…" at bounding box center [732, 731] width 648 height 18
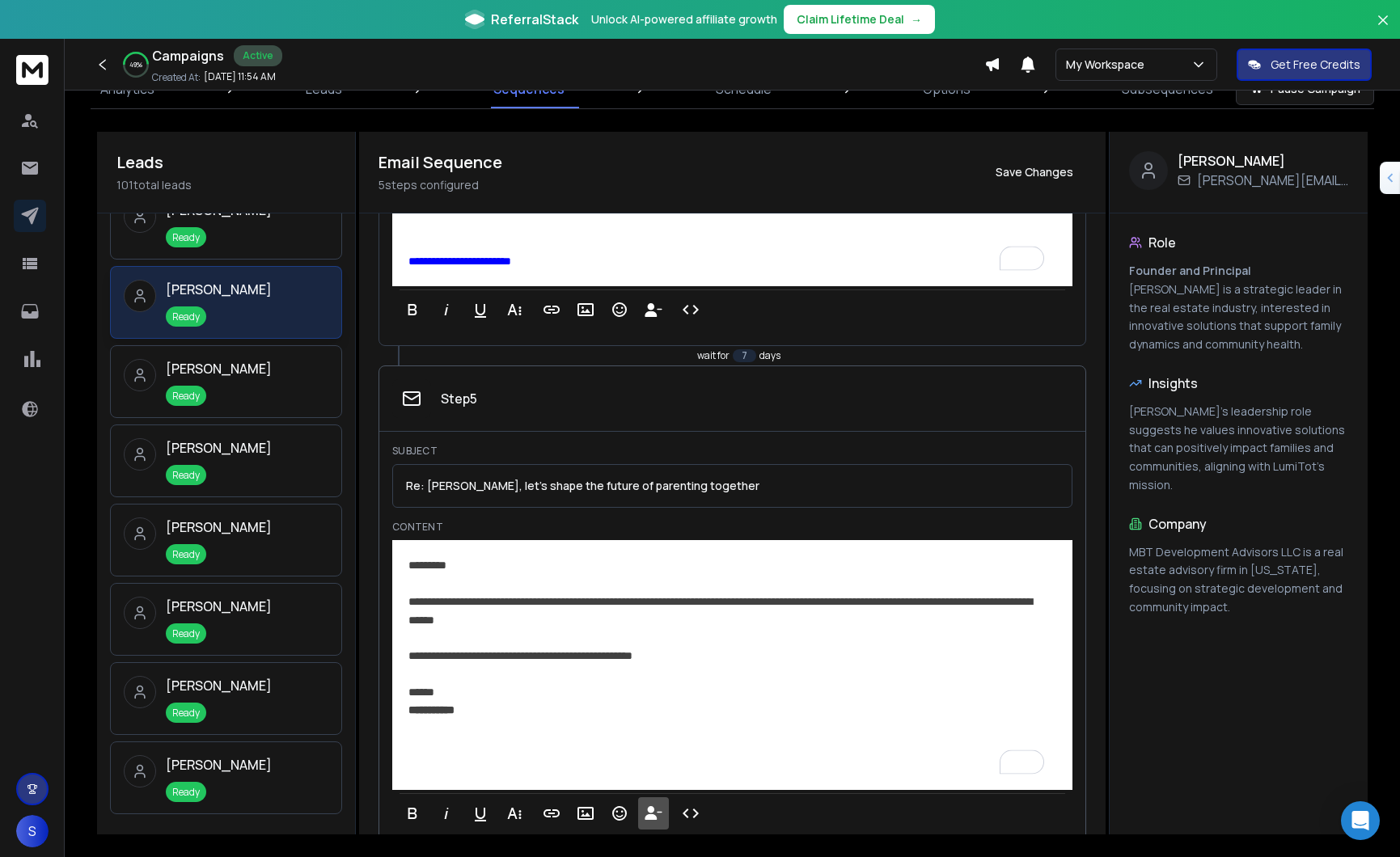
click at [651, 824] on button "Insert Unsubscribe Link" at bounding box center [654, 814] width 31 height 32
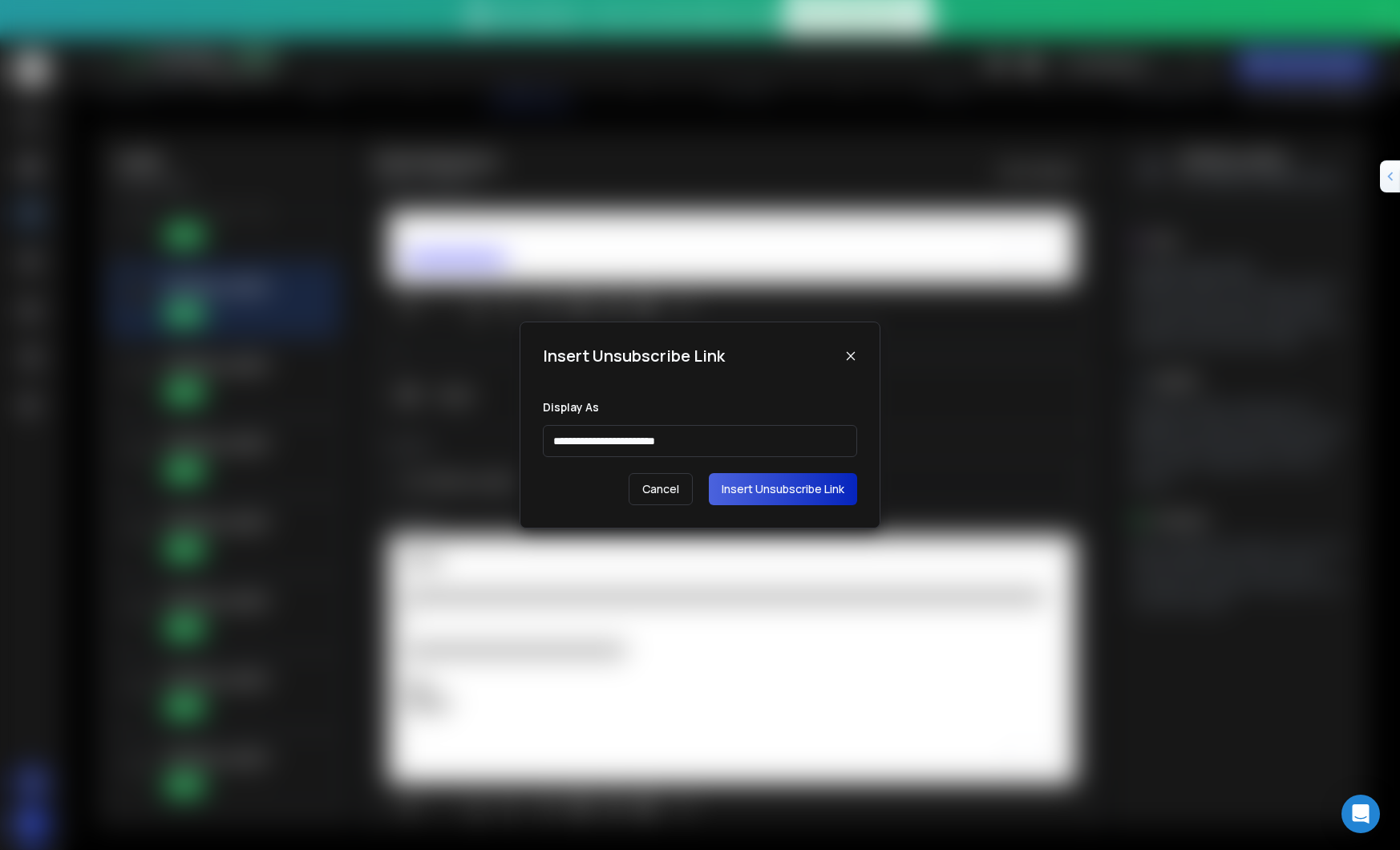
click at [747, 495] on button "Insert Unsubscribe Link" at bounding box center [783, 490] width 148 height 32
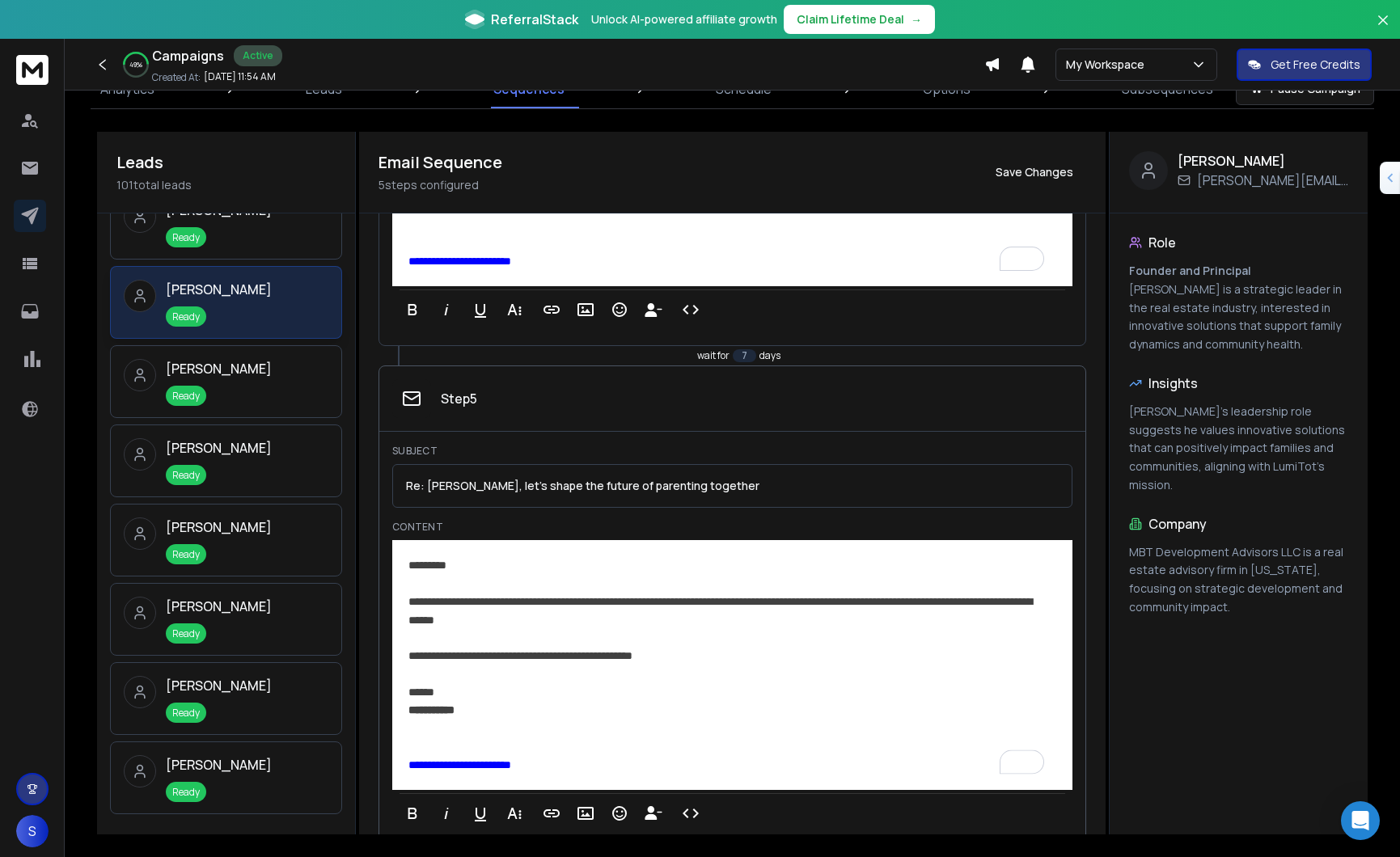
click at [1015, 164] on button "Save Changes" at bounding box center [1034, 172] width 104 height 32
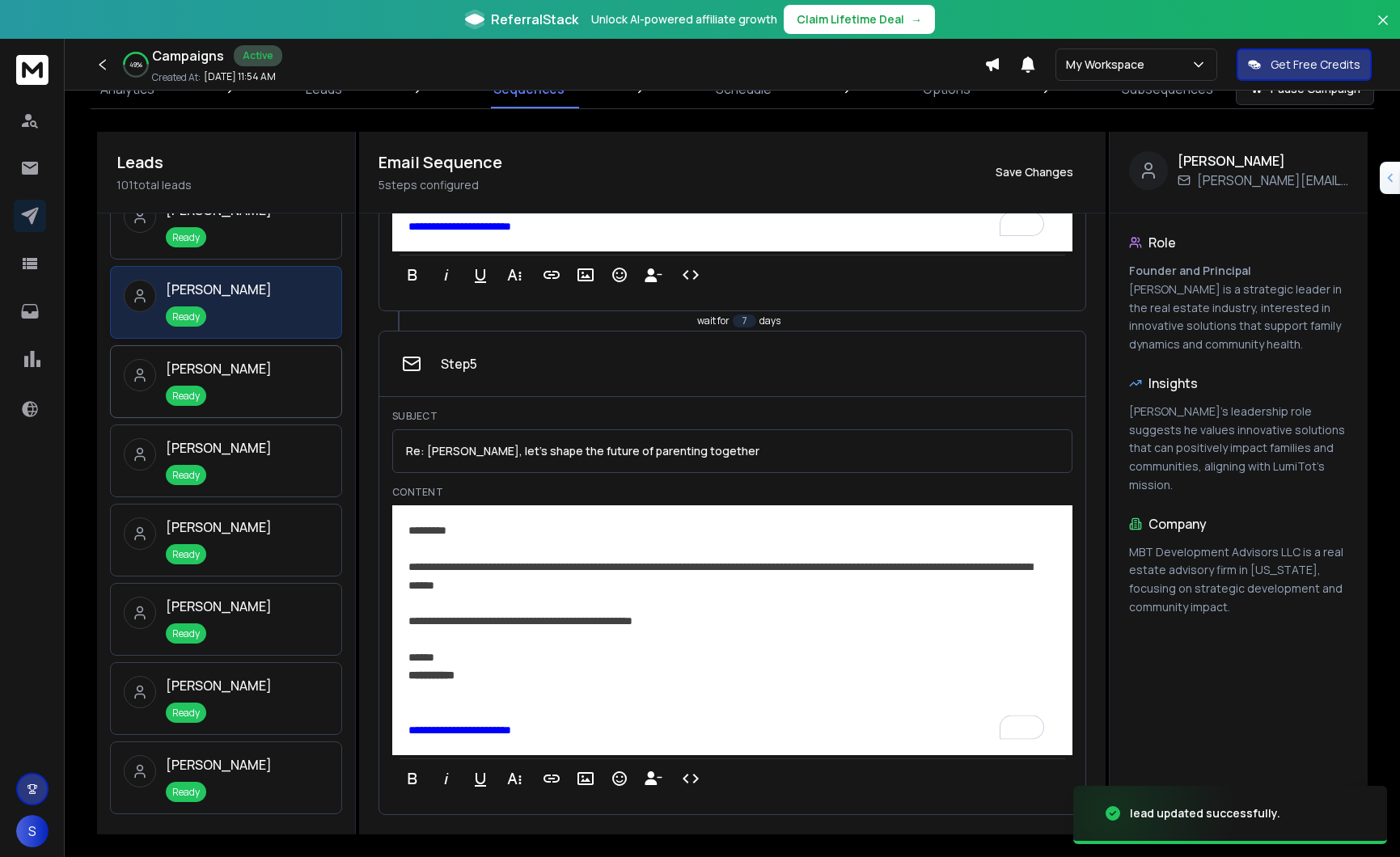
click at [222, 396] on div "Ready" at bounding box center [247, 395] width 163 height 19
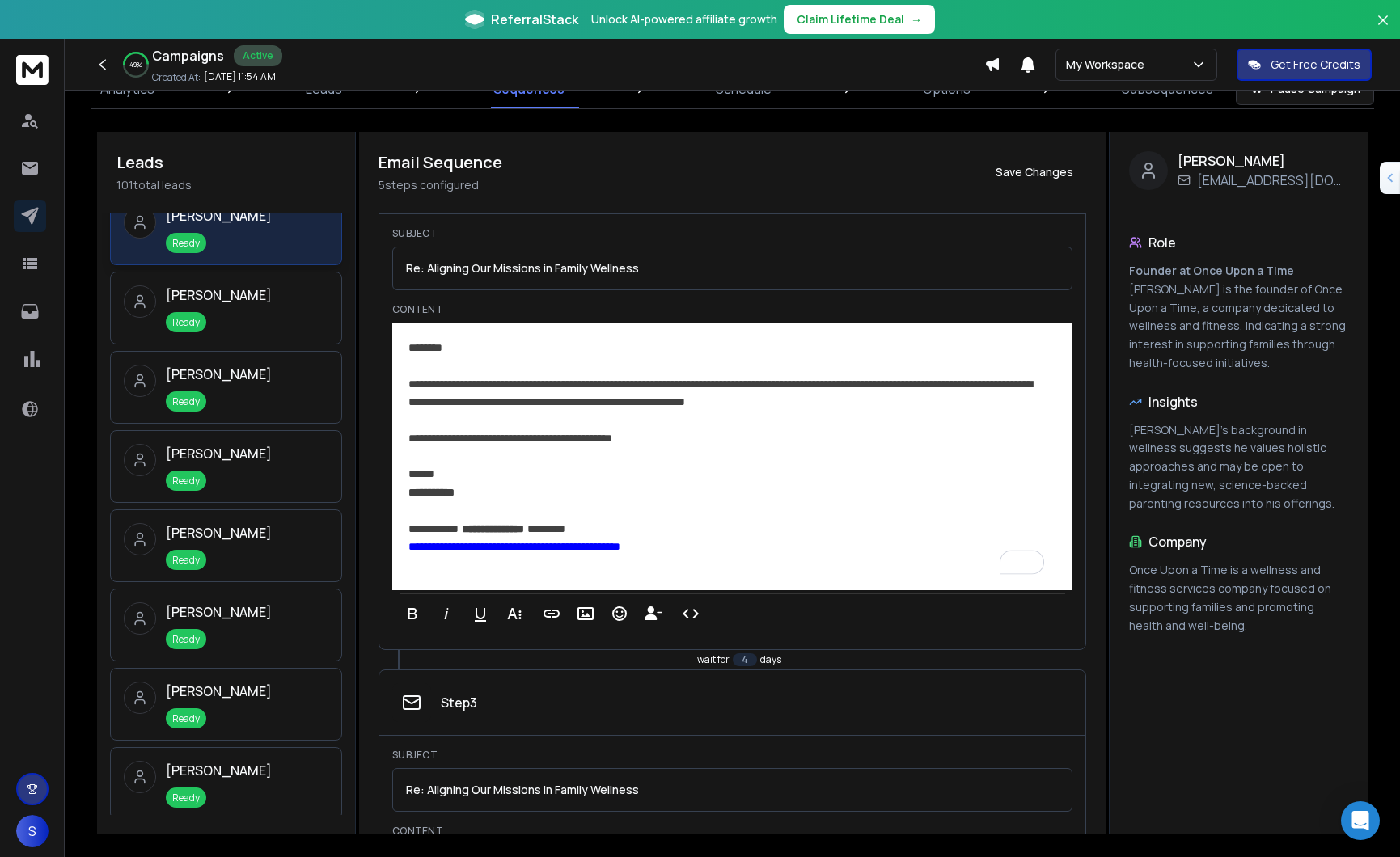
scroll to position [678, 0]
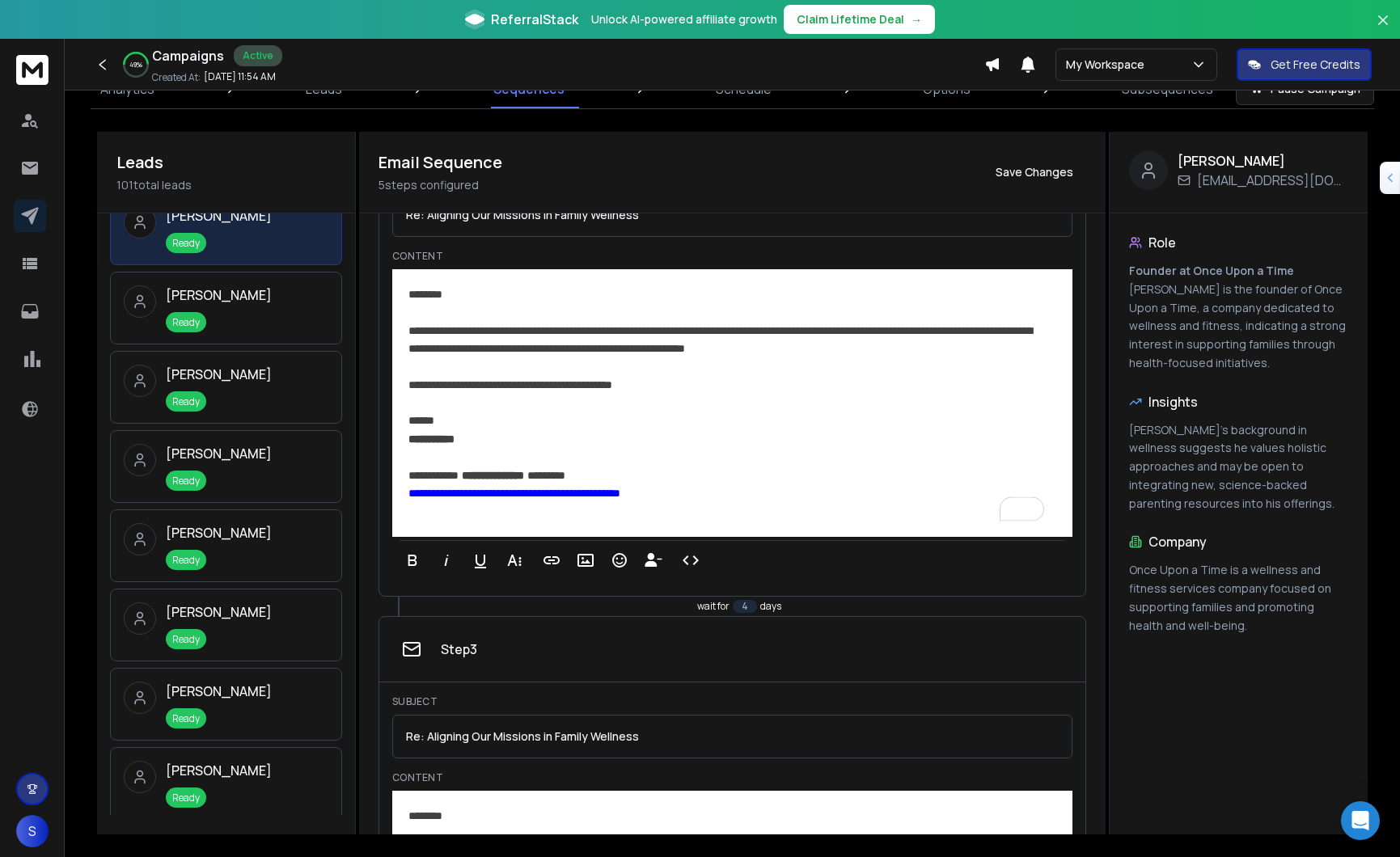
click at [592, 513] on div "To enrich screen reader interactions, please activate Accessibility in Grammarl…" at bounding box center [732, 511] width 648 height 18
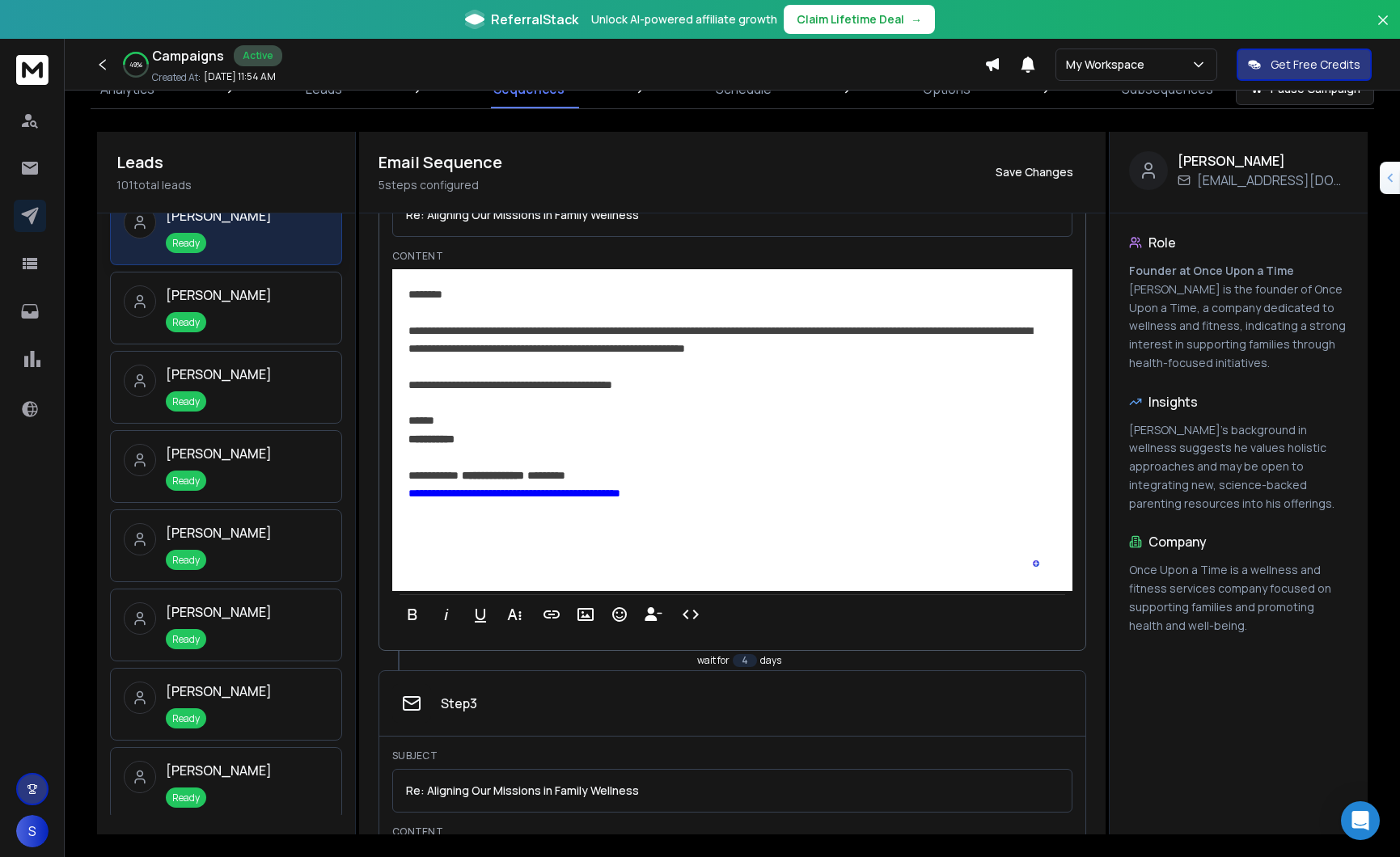
scroll to position [668, 0]
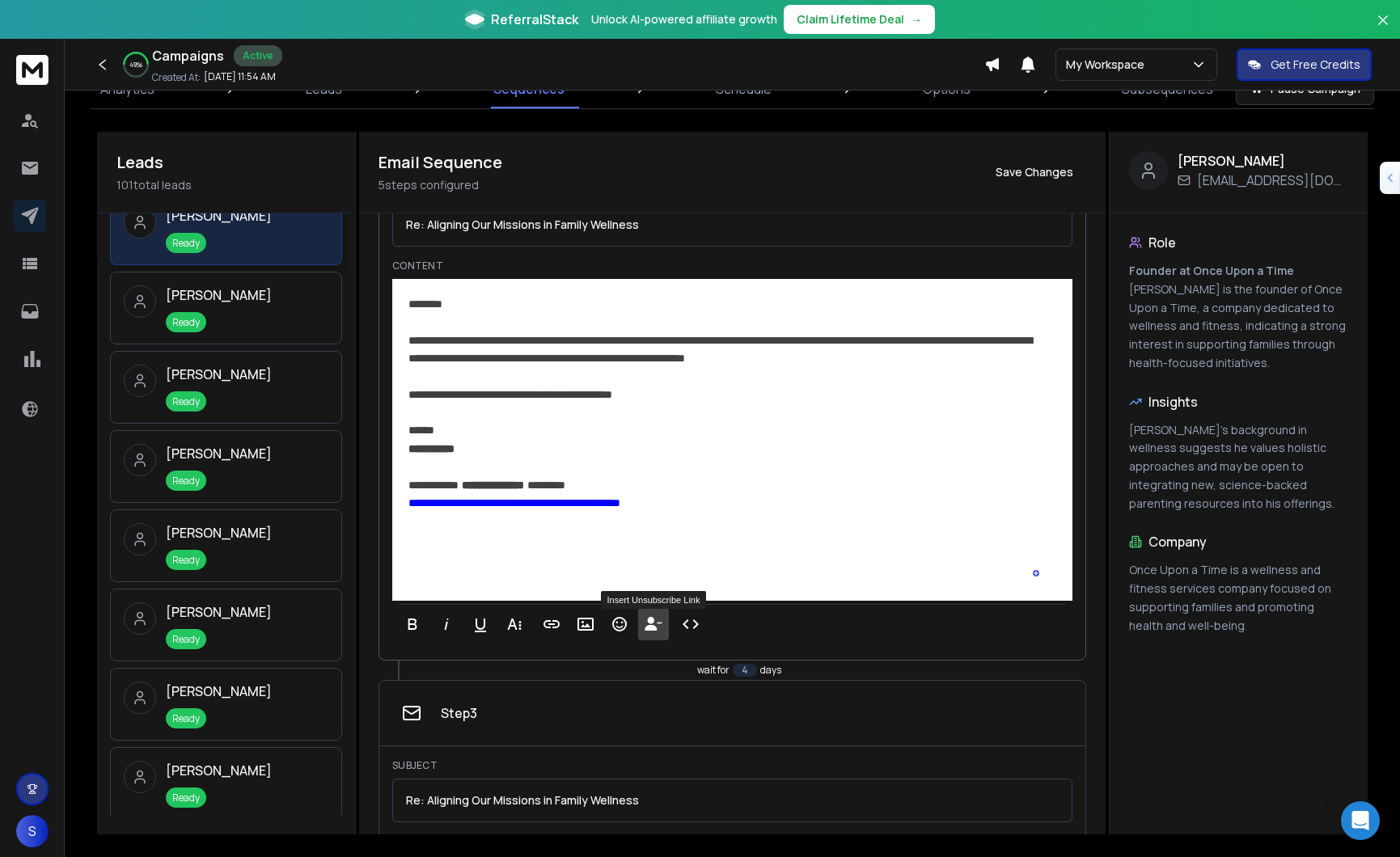
click at [660, 633] on button "Insert Unsubscribe Link" at bounding box center [654, 625] width 31 height 32
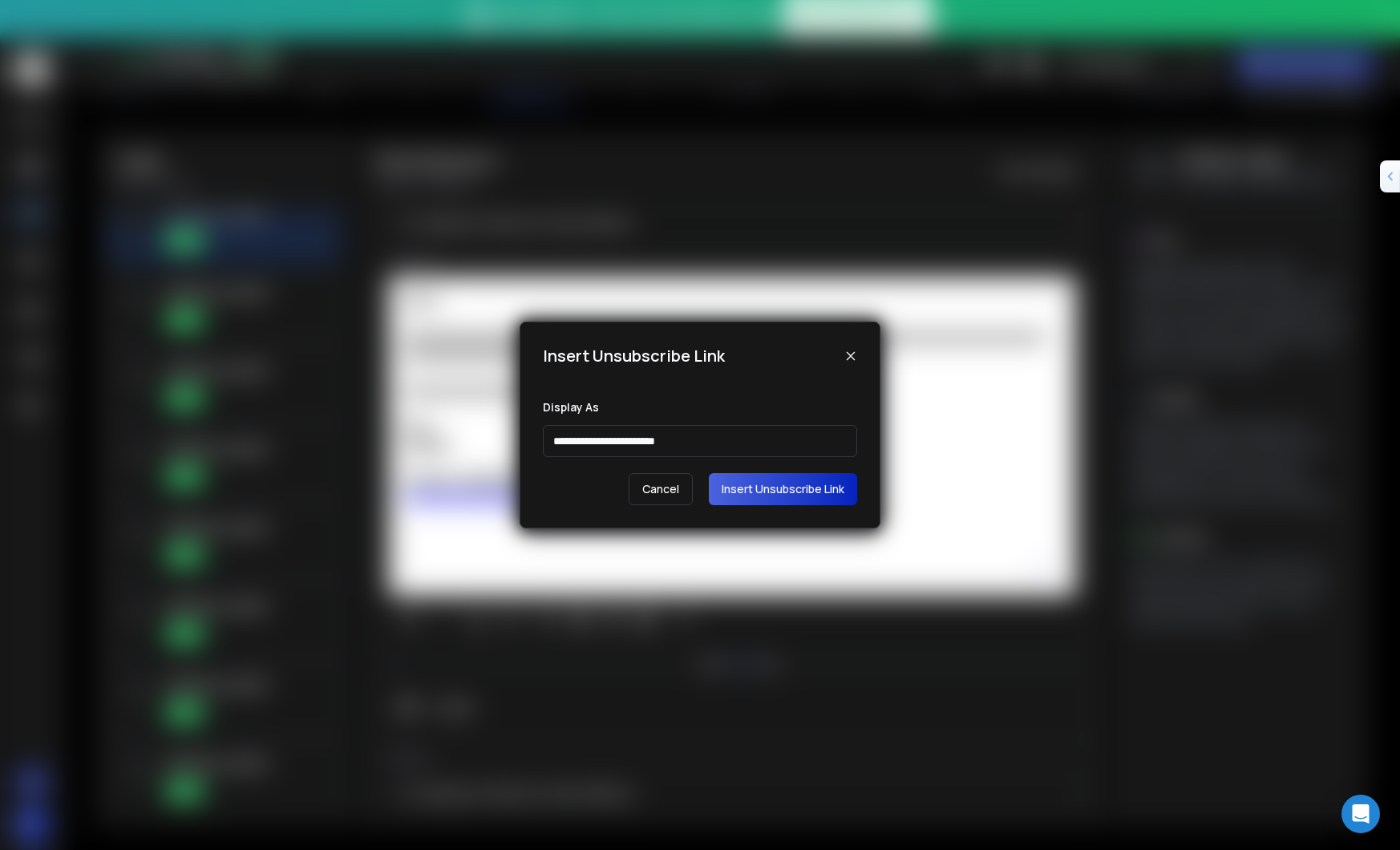
click at [760, 449] on input "**********" at bounding box center [700, 441] width 314 height 32
click at [756, 480] on button "Insert Unsubscribe Link" at bounding box center [783, 490] width 148 height 32
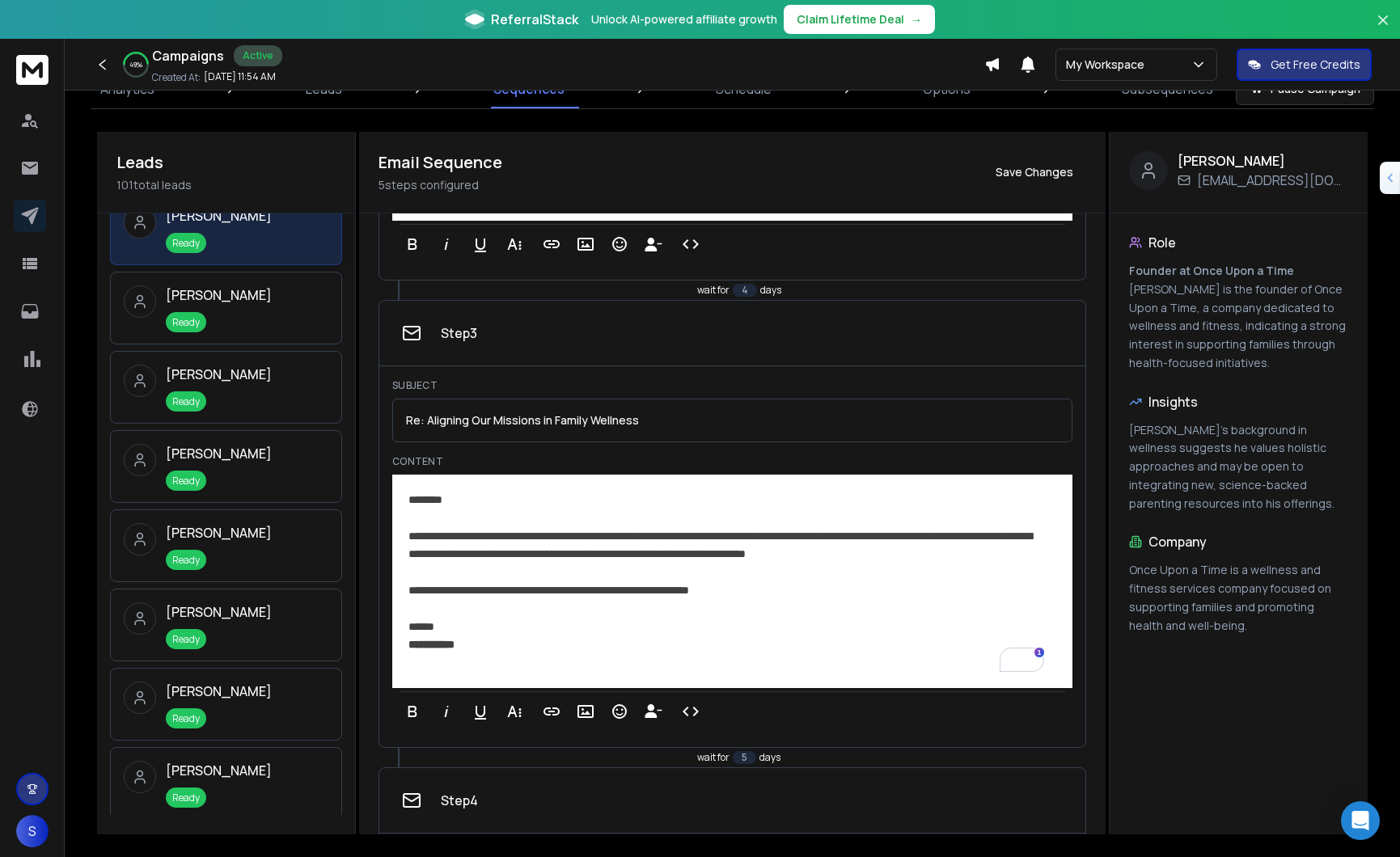
scroll to position [1087, 0]
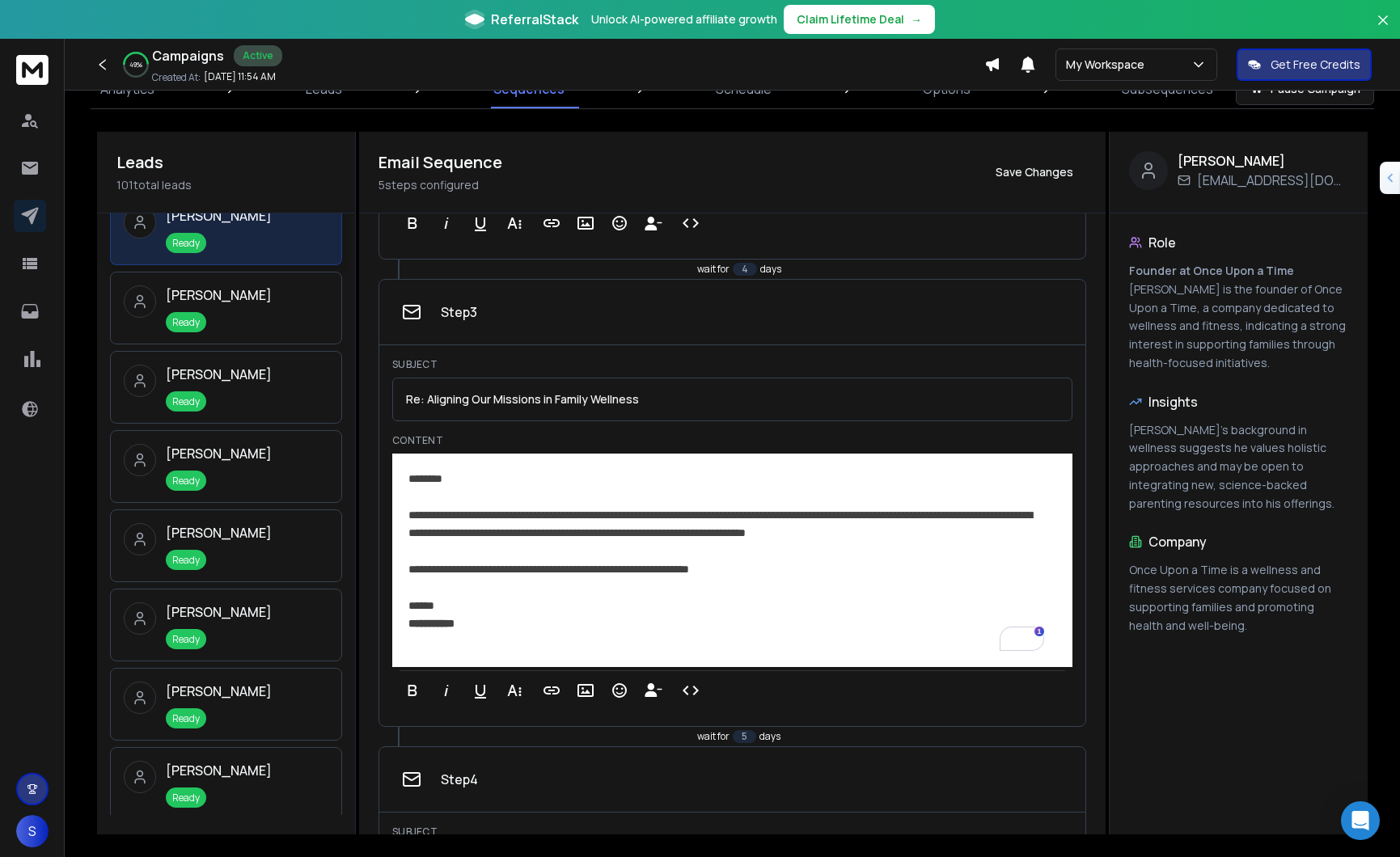
click at [526, 645] on div "To enrich screen reader interactions, please activate Accessibility in Grammarl…" at bounding box center [732, 642] width 648 height 18
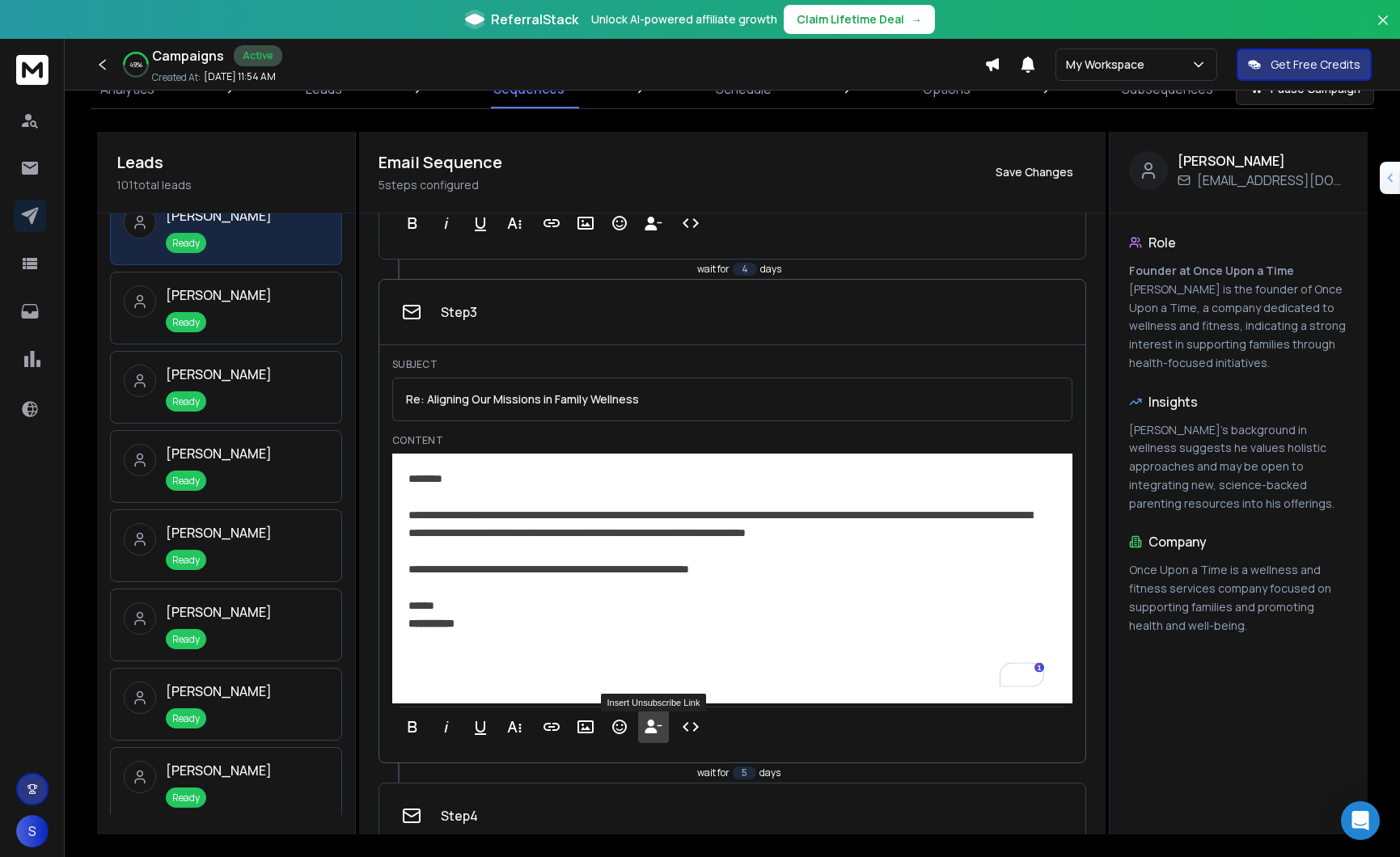
click at [662, 726] on icon "button" at bounding box center [654, 727] width 19 height 14
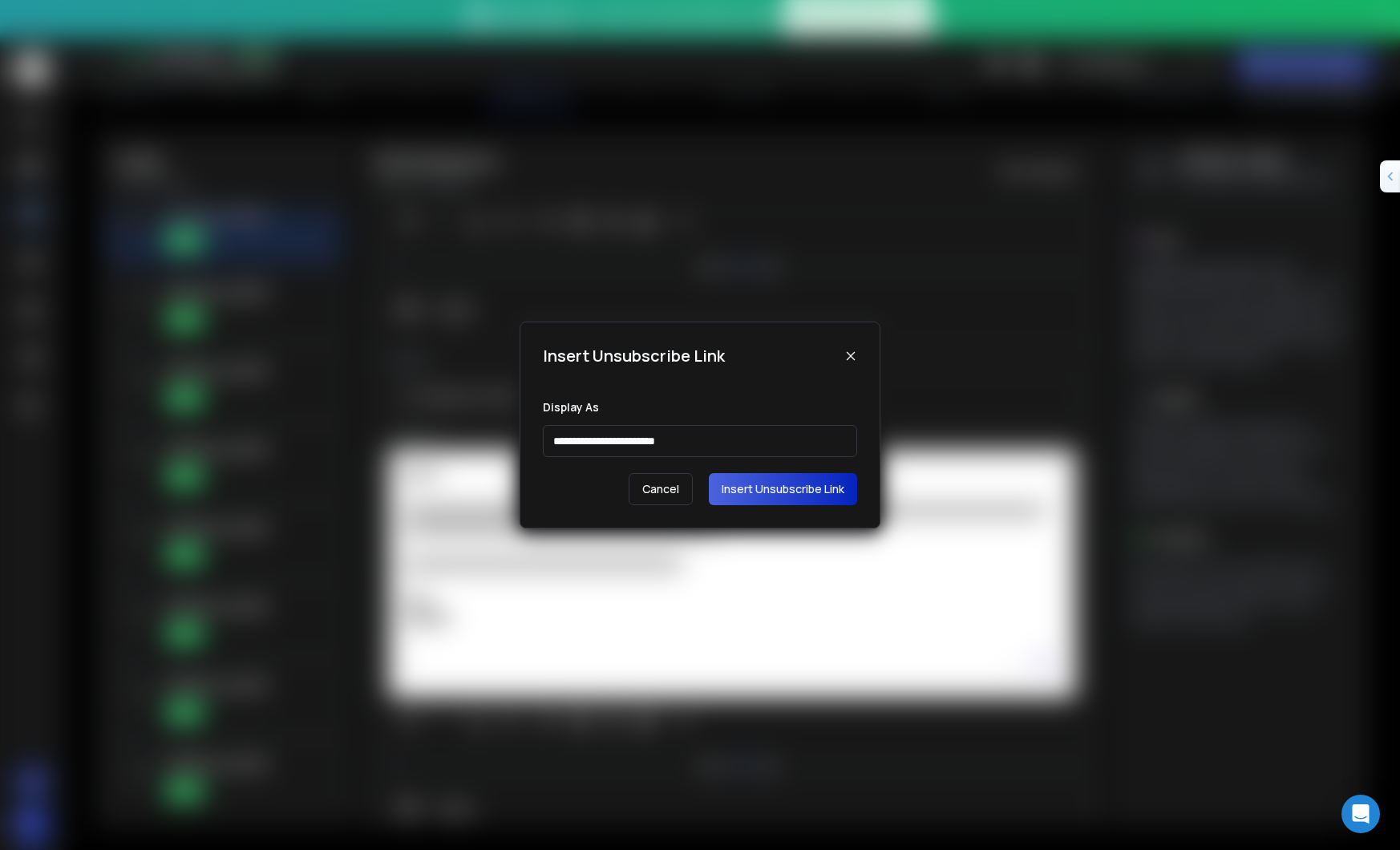
click at [766, 497] on button "Insert Unsubscribe Link" at bounding box center [783, 490] width 148 height 32
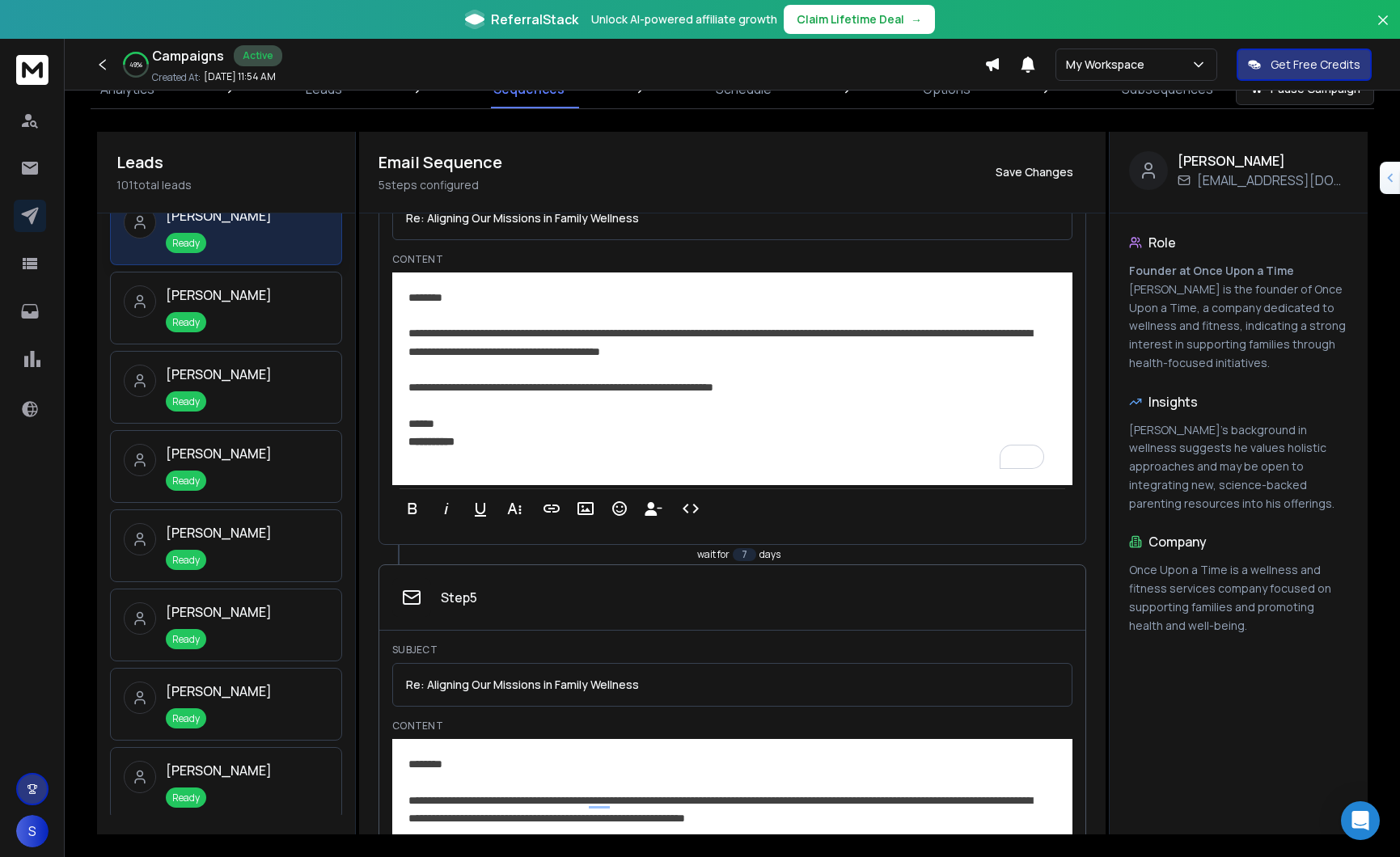
scroll to position [1783, 0]
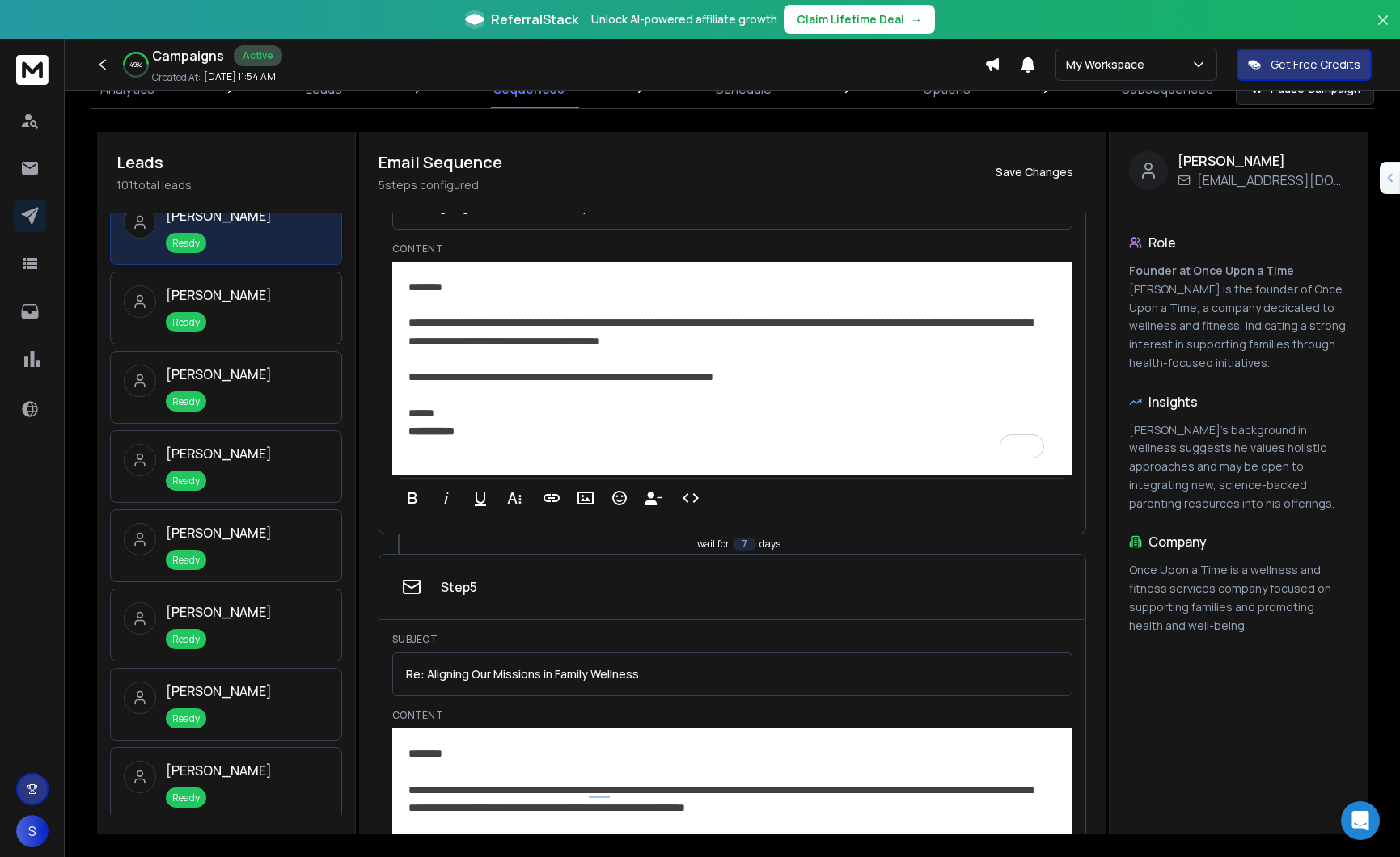
click at [501, 459] on div "To enrich screen reader interactions, please activate Accessibility in Grammarl…" at bounding box center [732, 450] width 648 height 18
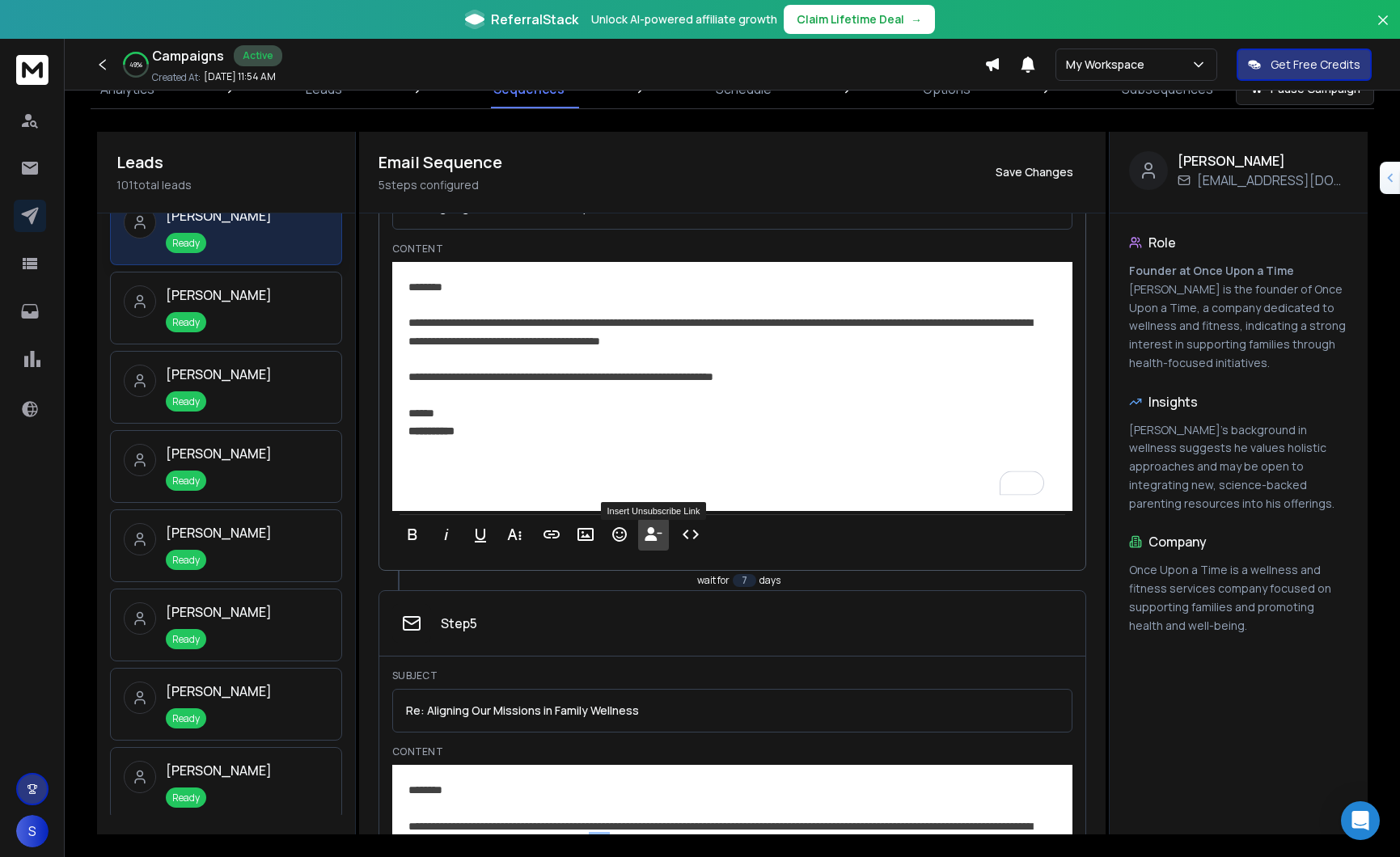
click at [652, 533] on icon "button" at bounding box center [653, 534] width 17 height 14
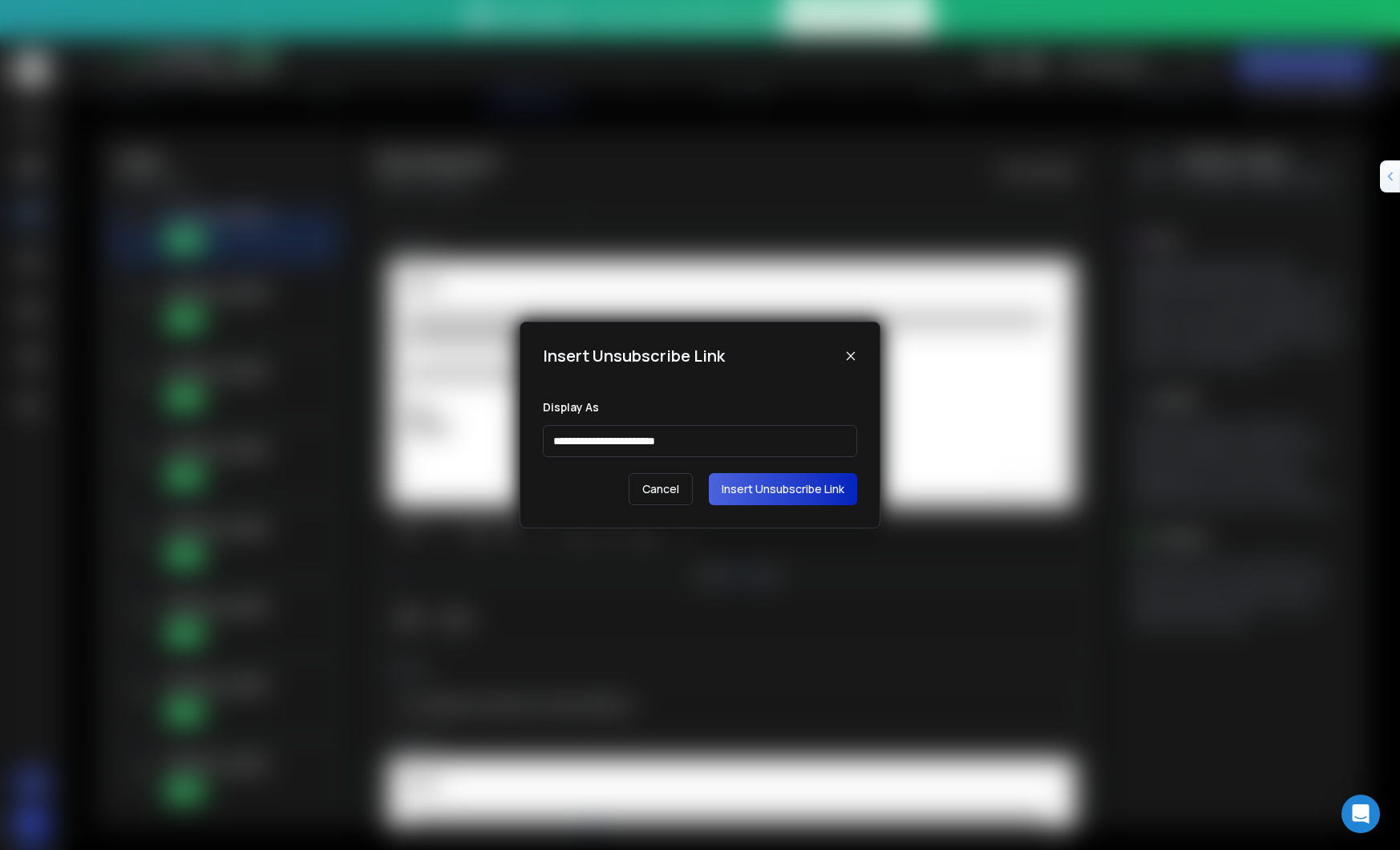
click at [779, 485] on button "Insert Unsubscribe Link" at bounding box center [783, 490] width 148 height 32
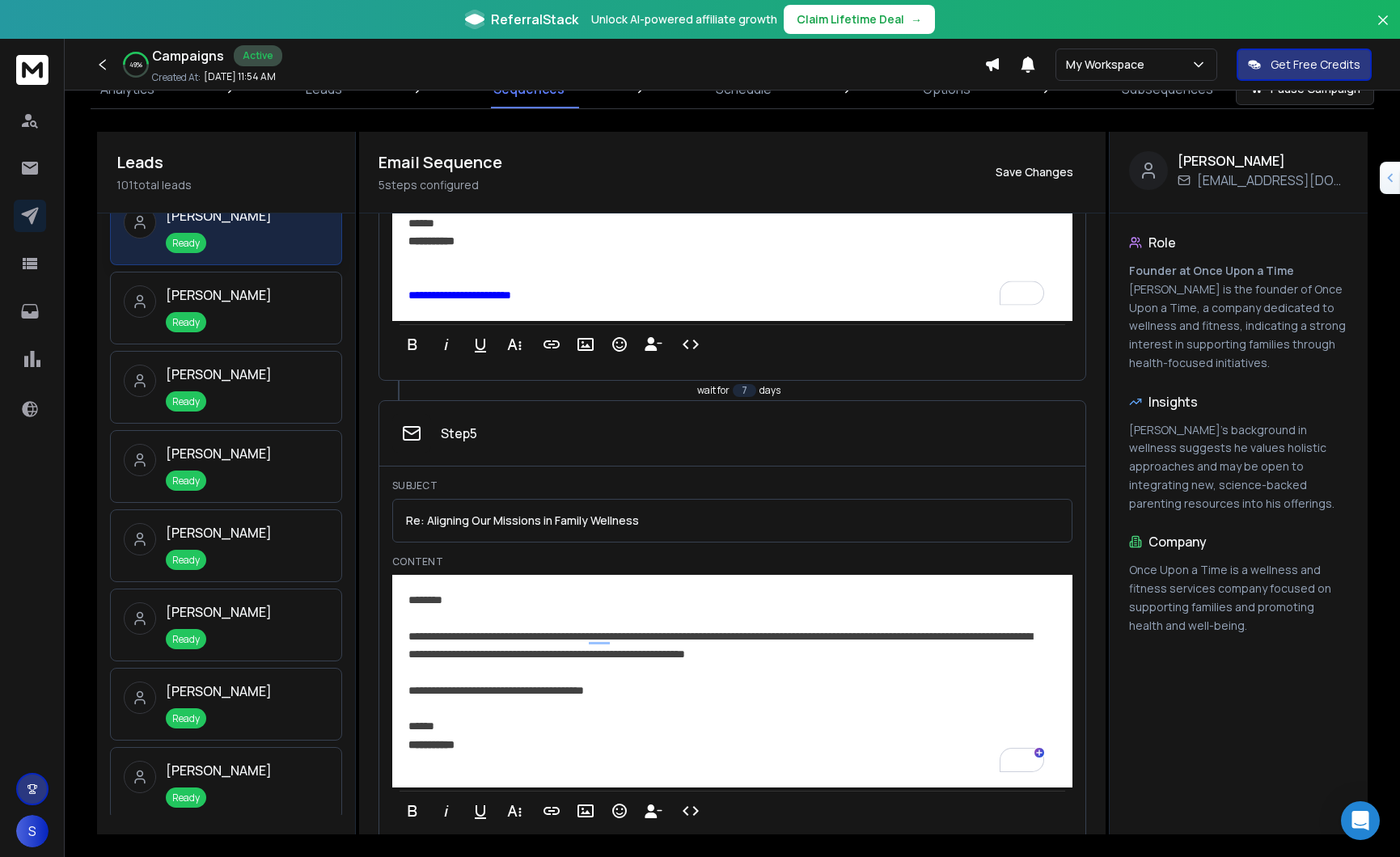
scroll to position [2007, 0]
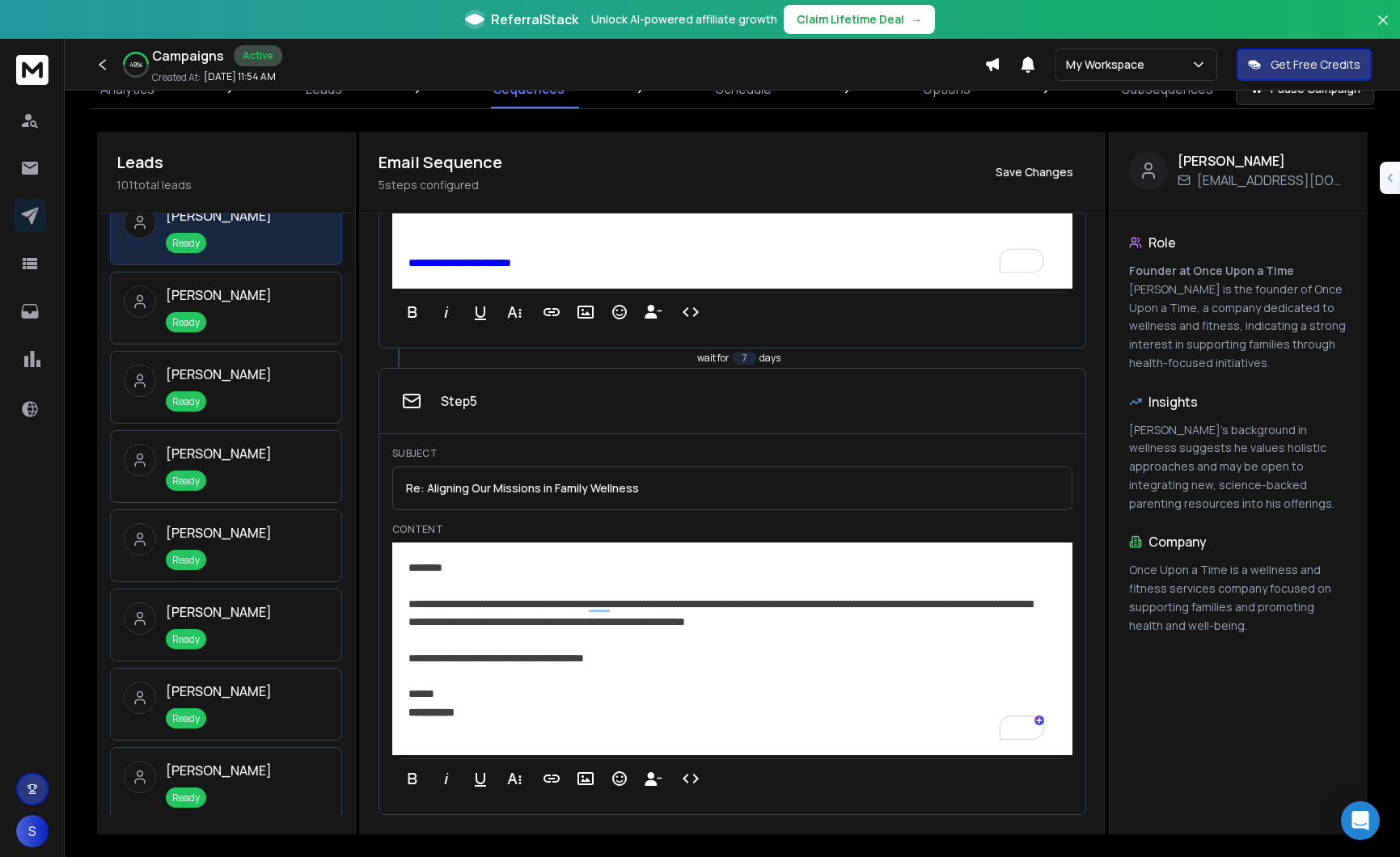
click at [448, 725] on div "To enrich screen reader interactions, please activate Accessibility in Grammarl…" at bounding box center [732, 731] width 648 height 18
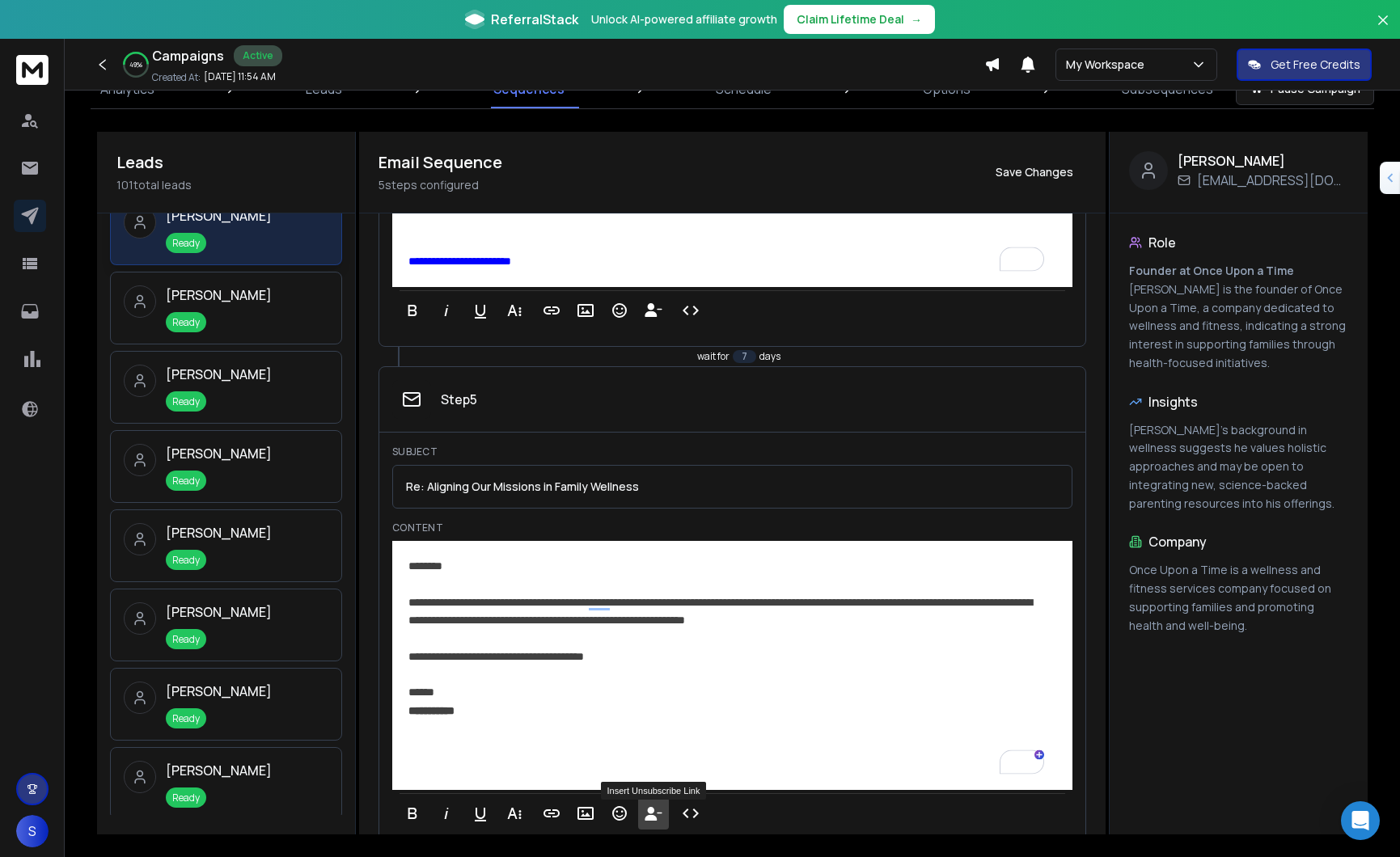
click at [657, 819] on icon "button" at bounding box center [654, 814] width 19 height 14
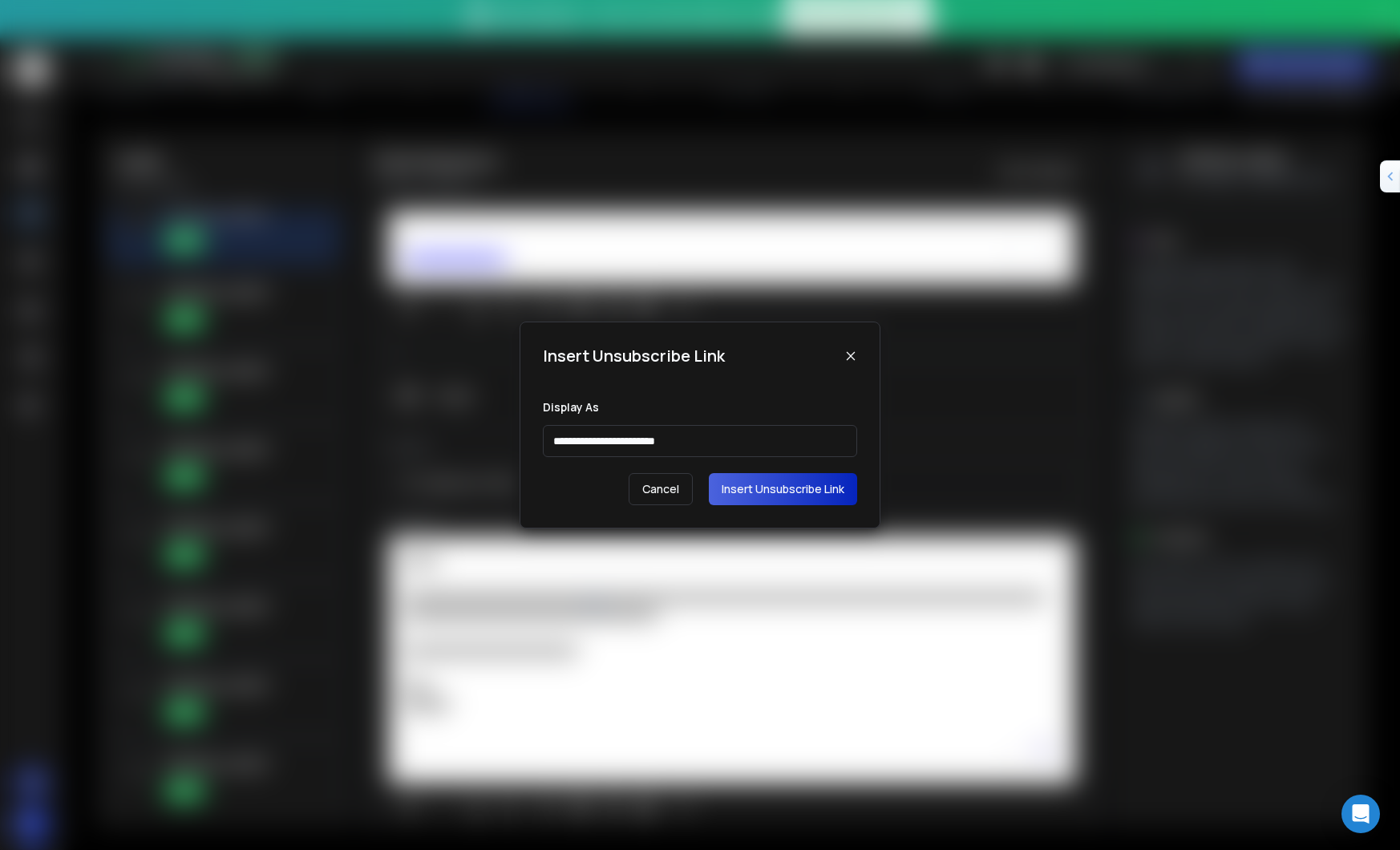
click at [766, 491] on button "Insert Unsubscribe Link" at bounding box center [783, 490] width 148 height 32
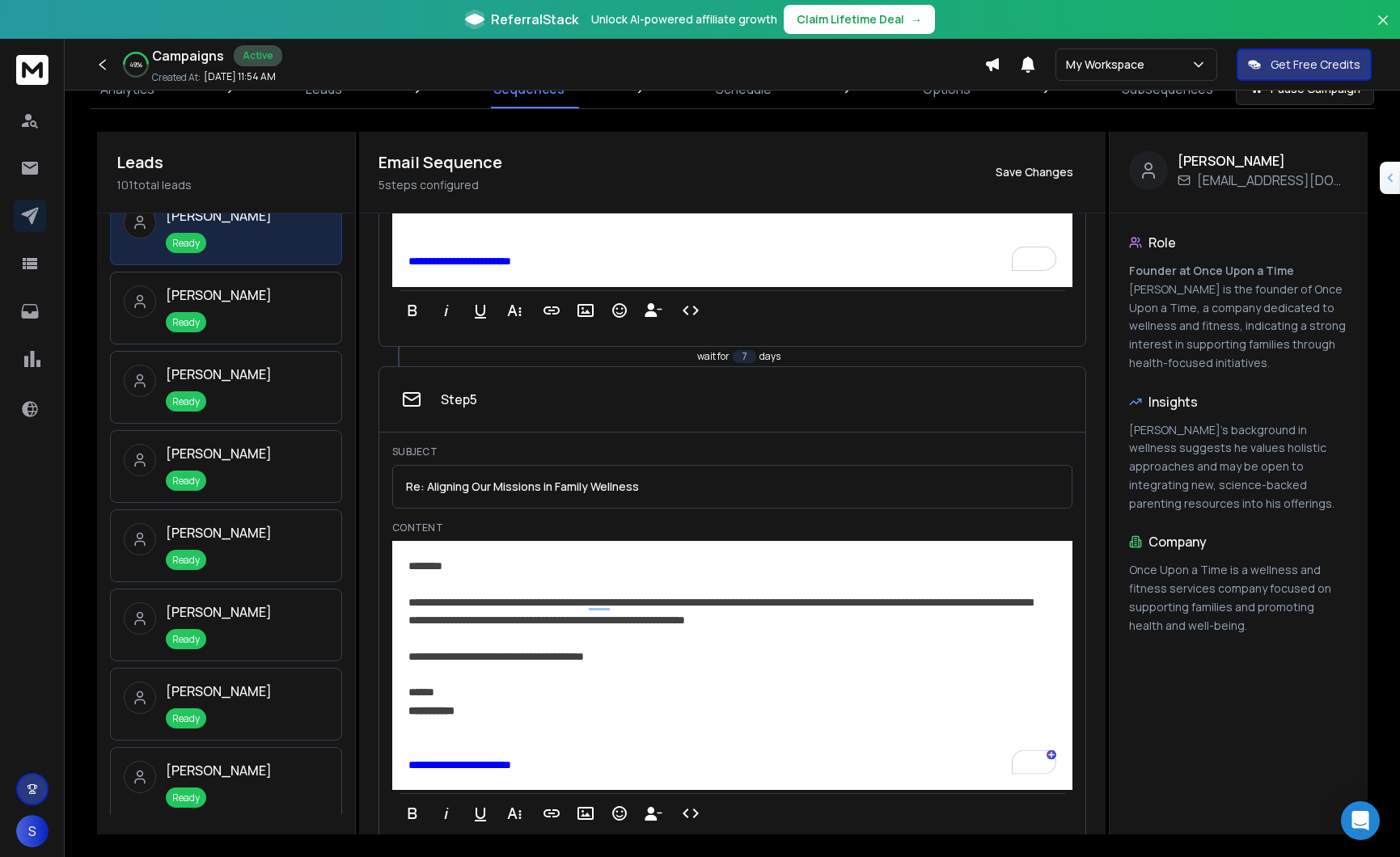
scroll to position [2043, 0]
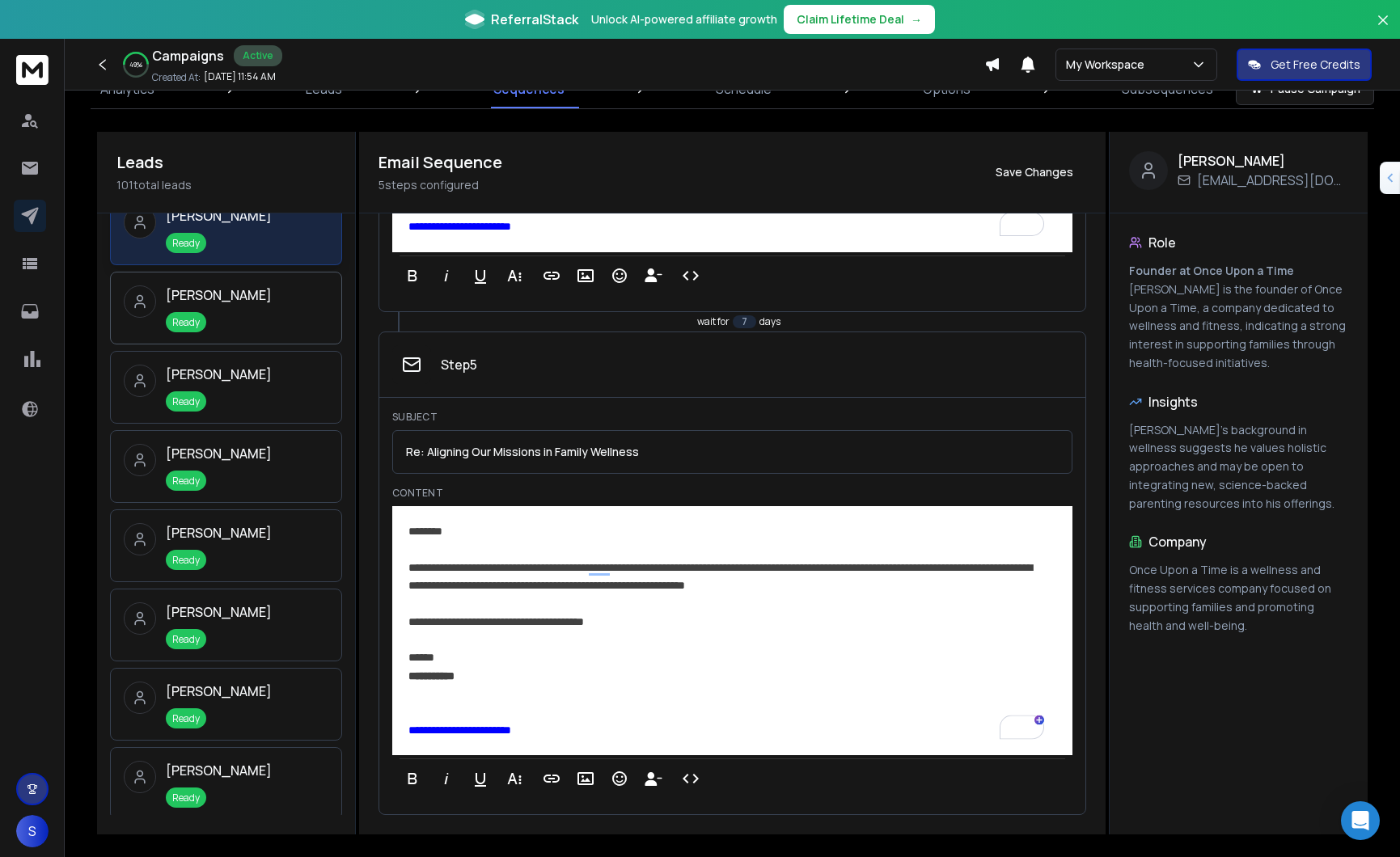
click at [210, 299] on h3 "[PERSON_NAME]" at bounding box center [218, 295] width 106 height 19
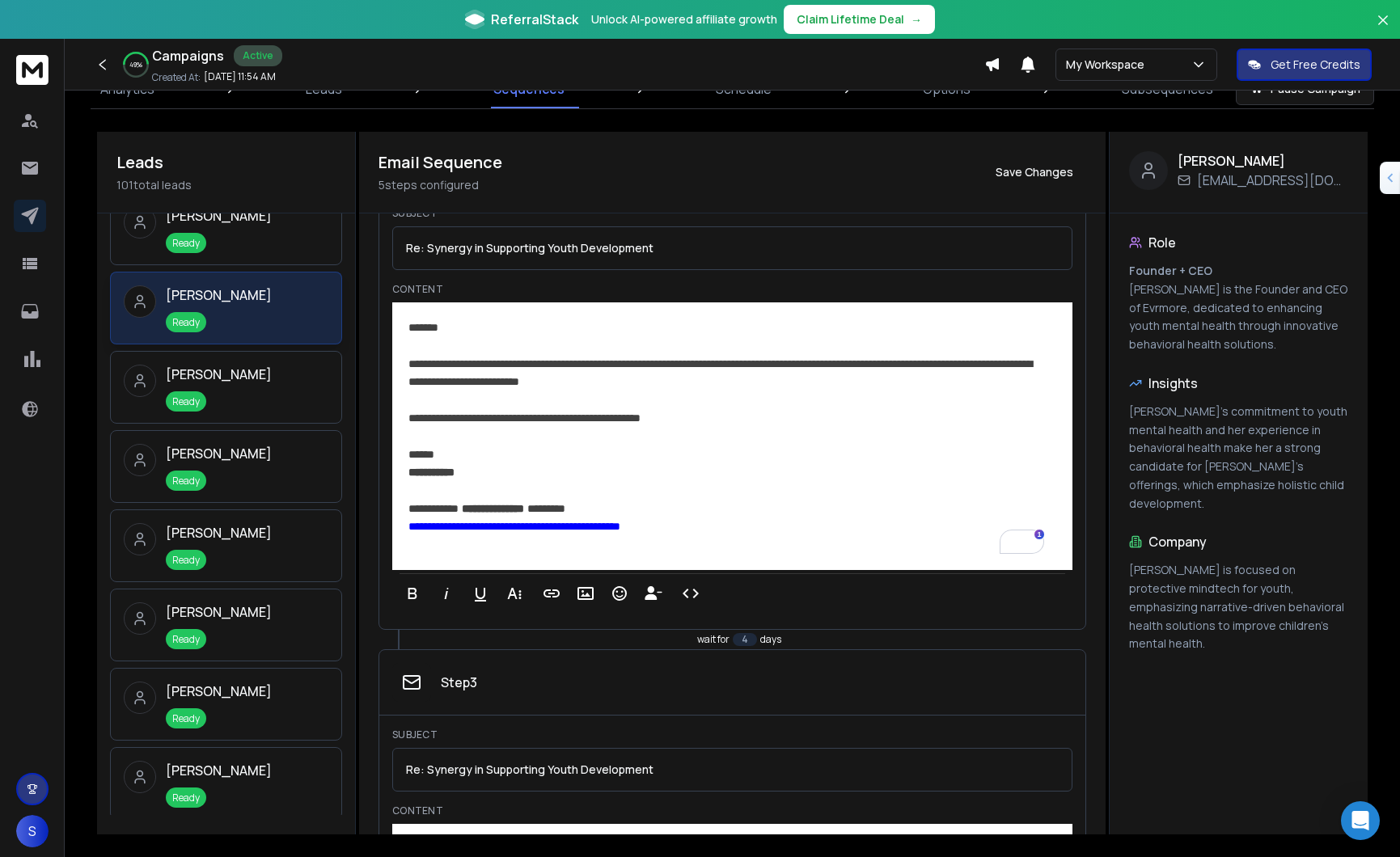
scroll to position [710, 0]
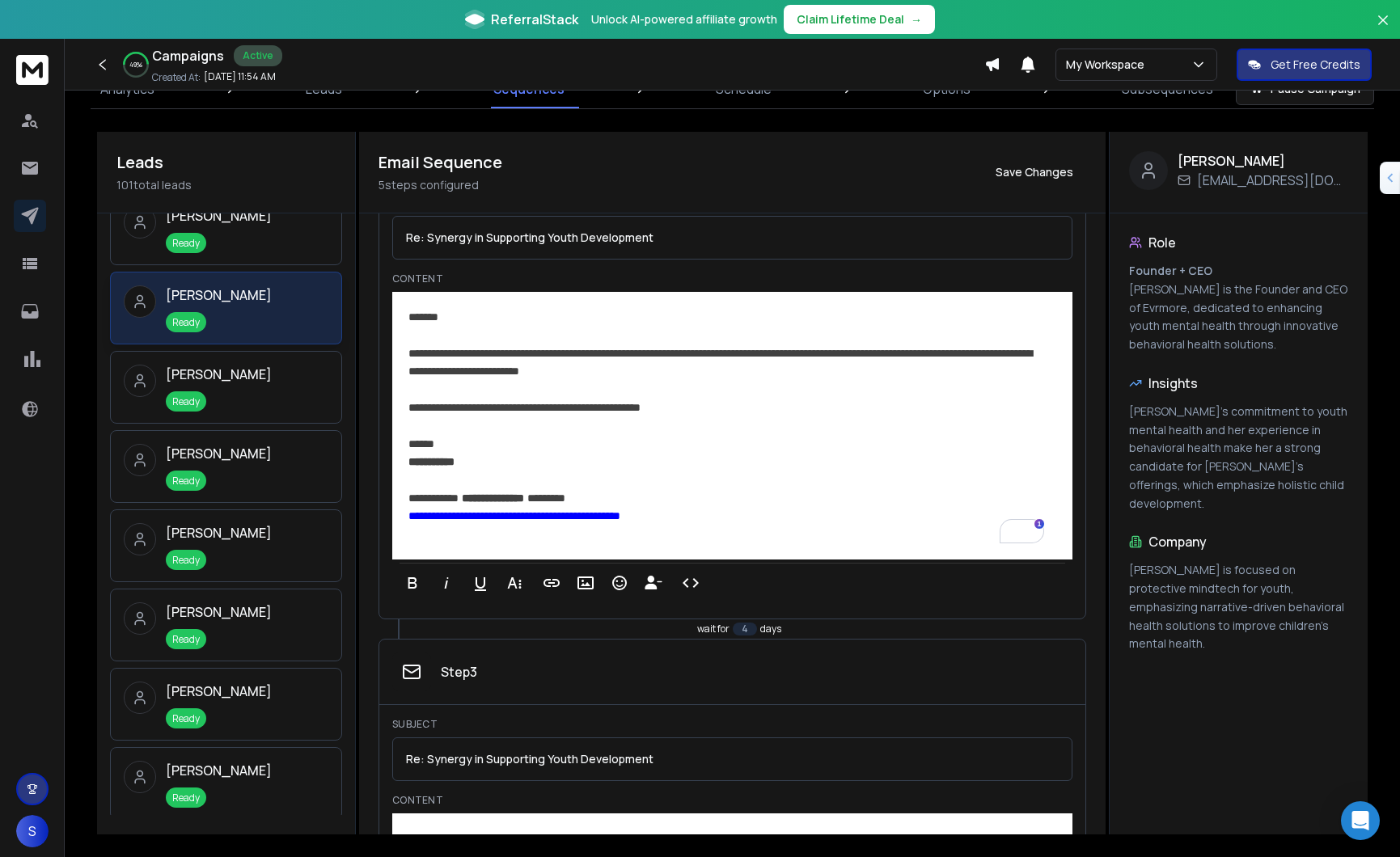
click at [534, 548] on div "**********" at bounding box center [732, 426] width 681 height 268
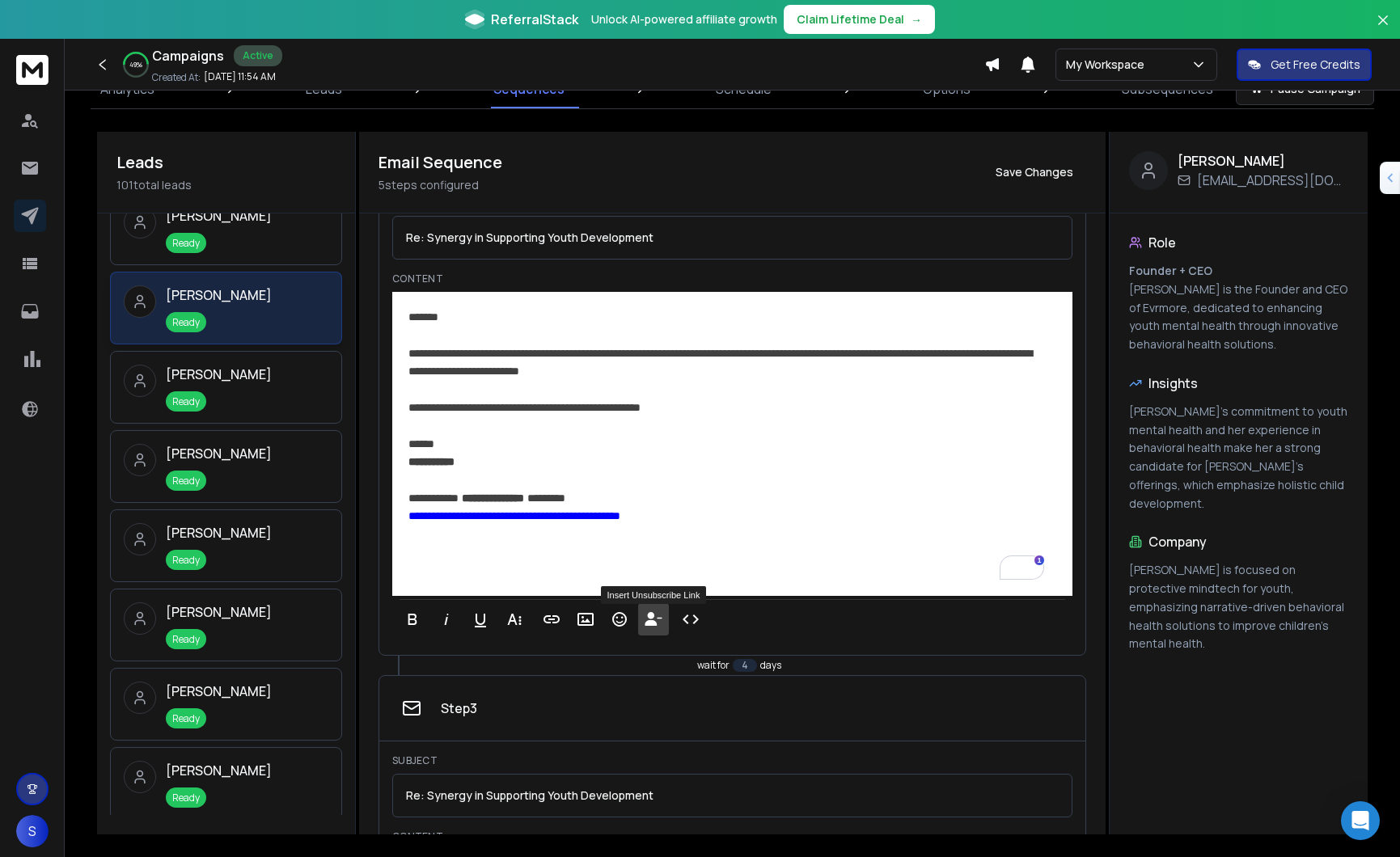
click at [660, 628] on button "Insert Unsubscribe Link" at bounding box center [654, 620] width 31 height 32
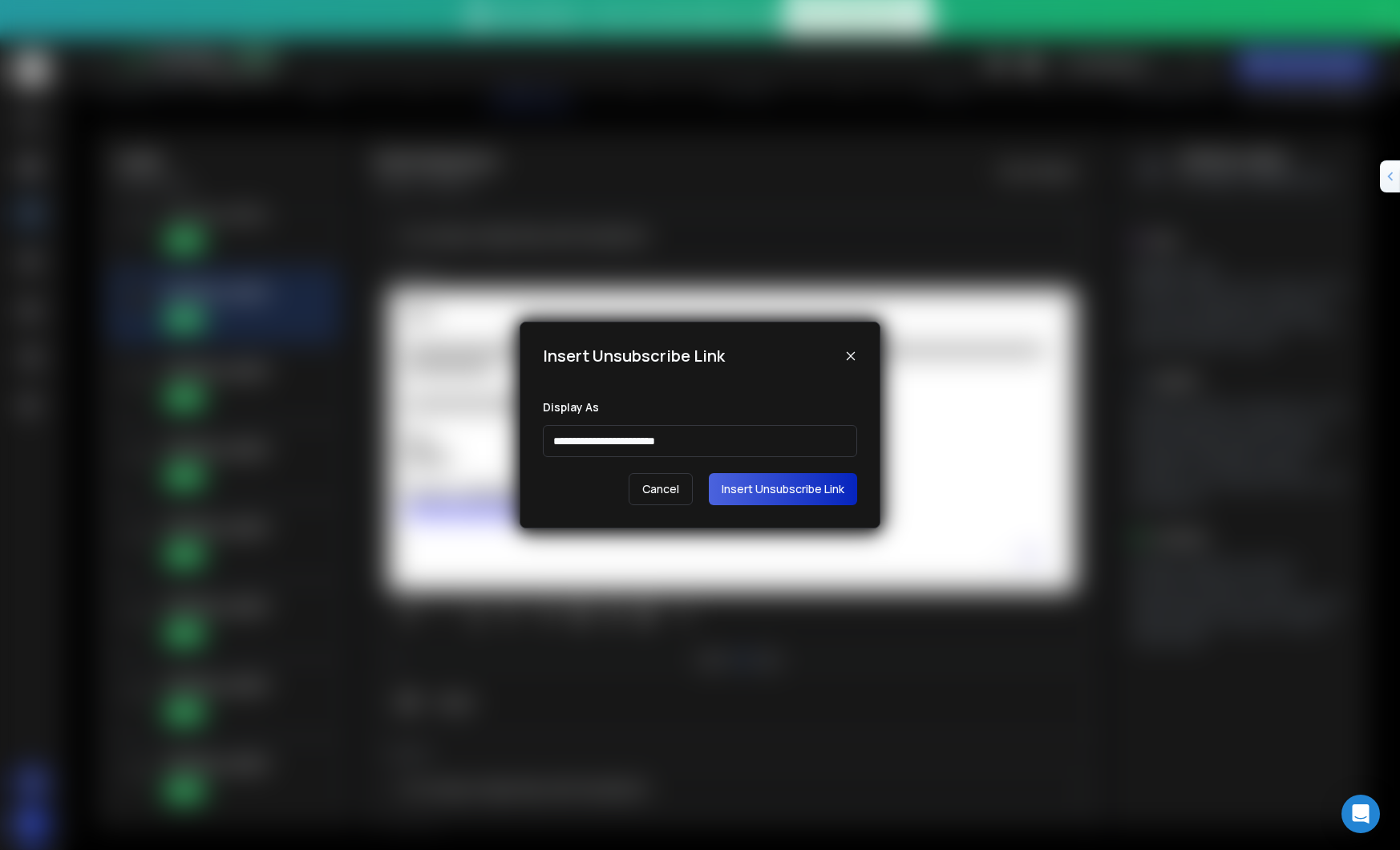
click at [767, 495] on button "Insert Unsubscribe Link" at bounding box center [783, 490] width 148 height 32
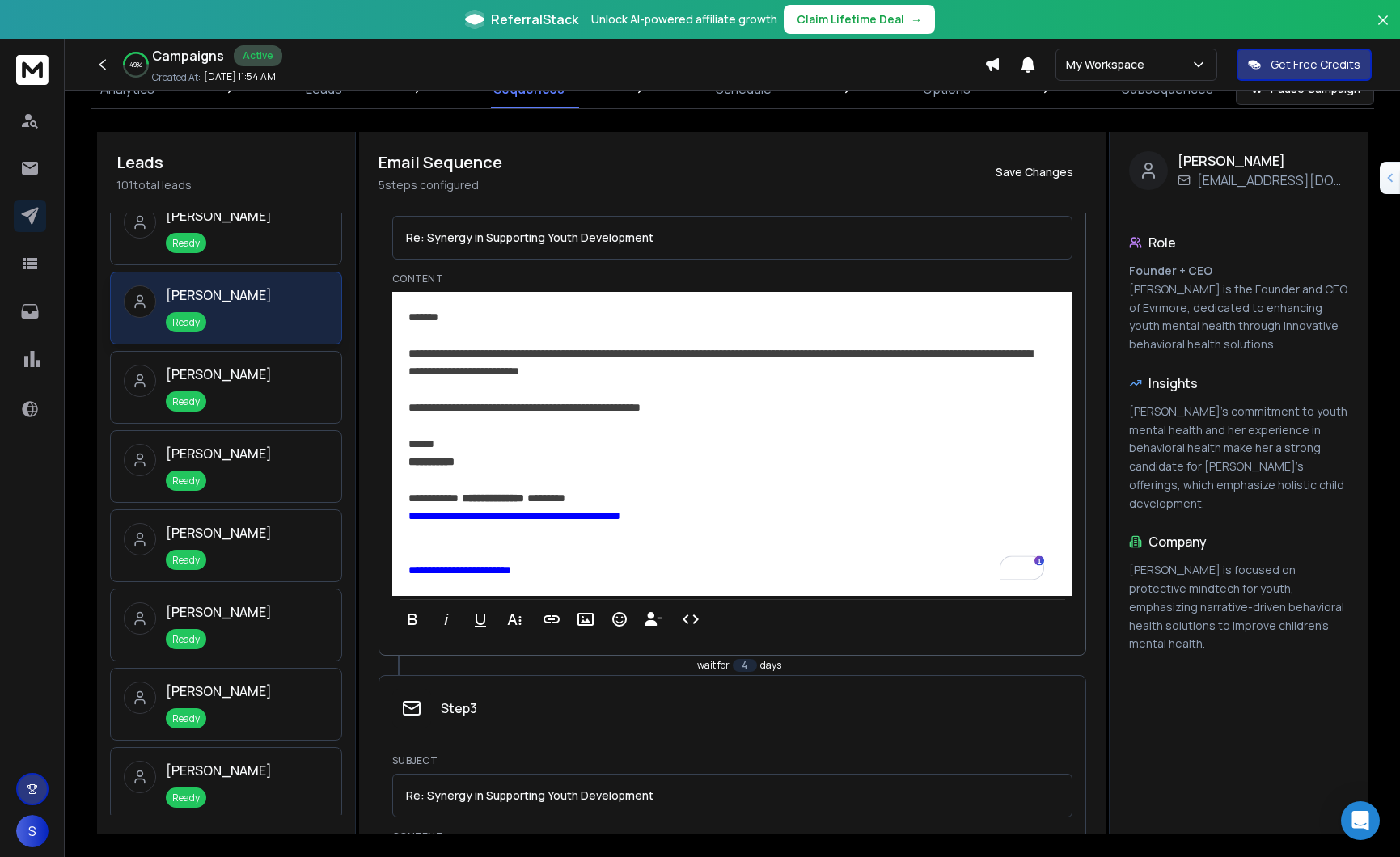
click at [507, 550] on div "To enrich screen reader interactions, please activate Accessibility in Grammarl…" at bounding box center [732, 553] width 648 height 18
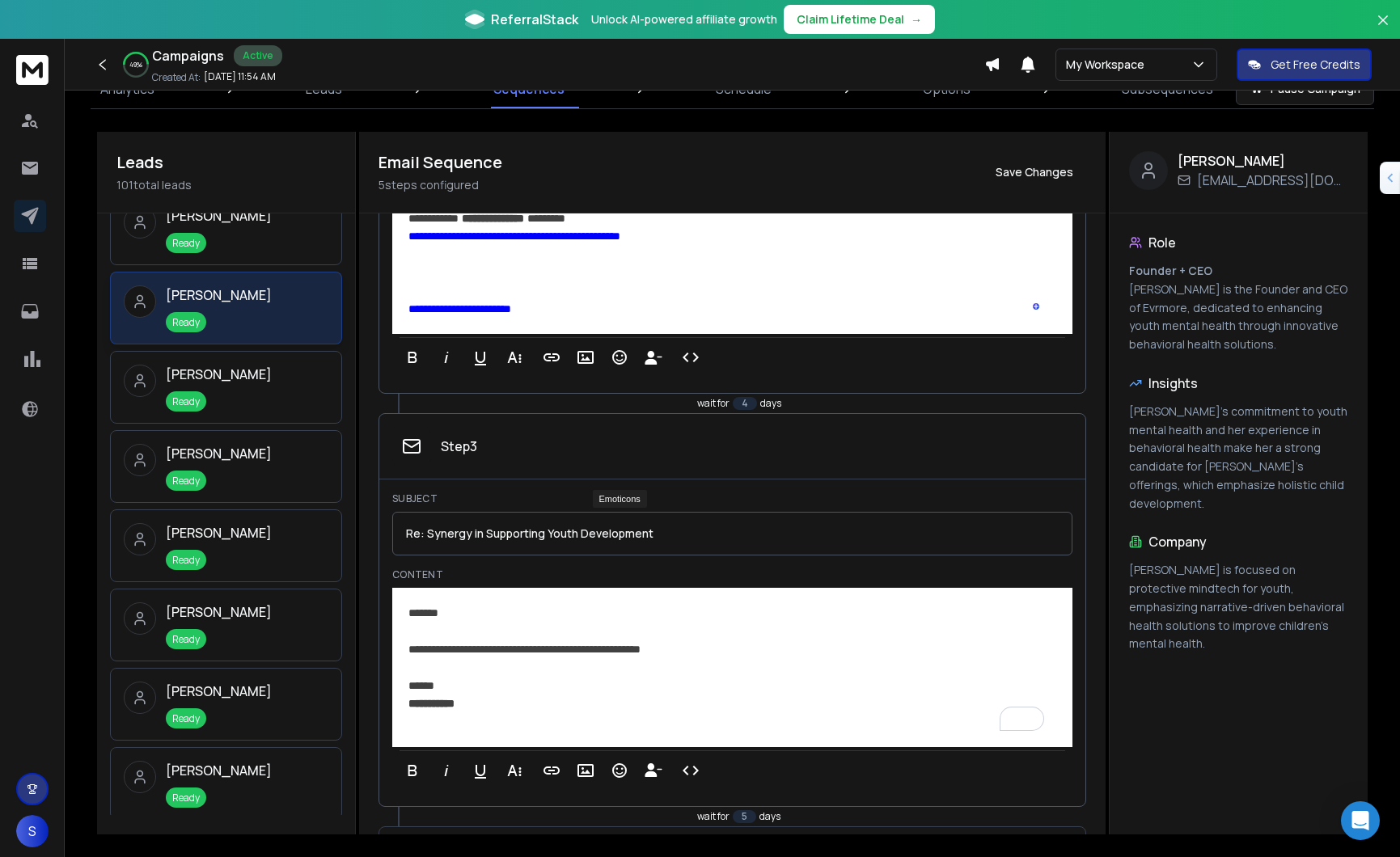
scroll to position [1175, 0]
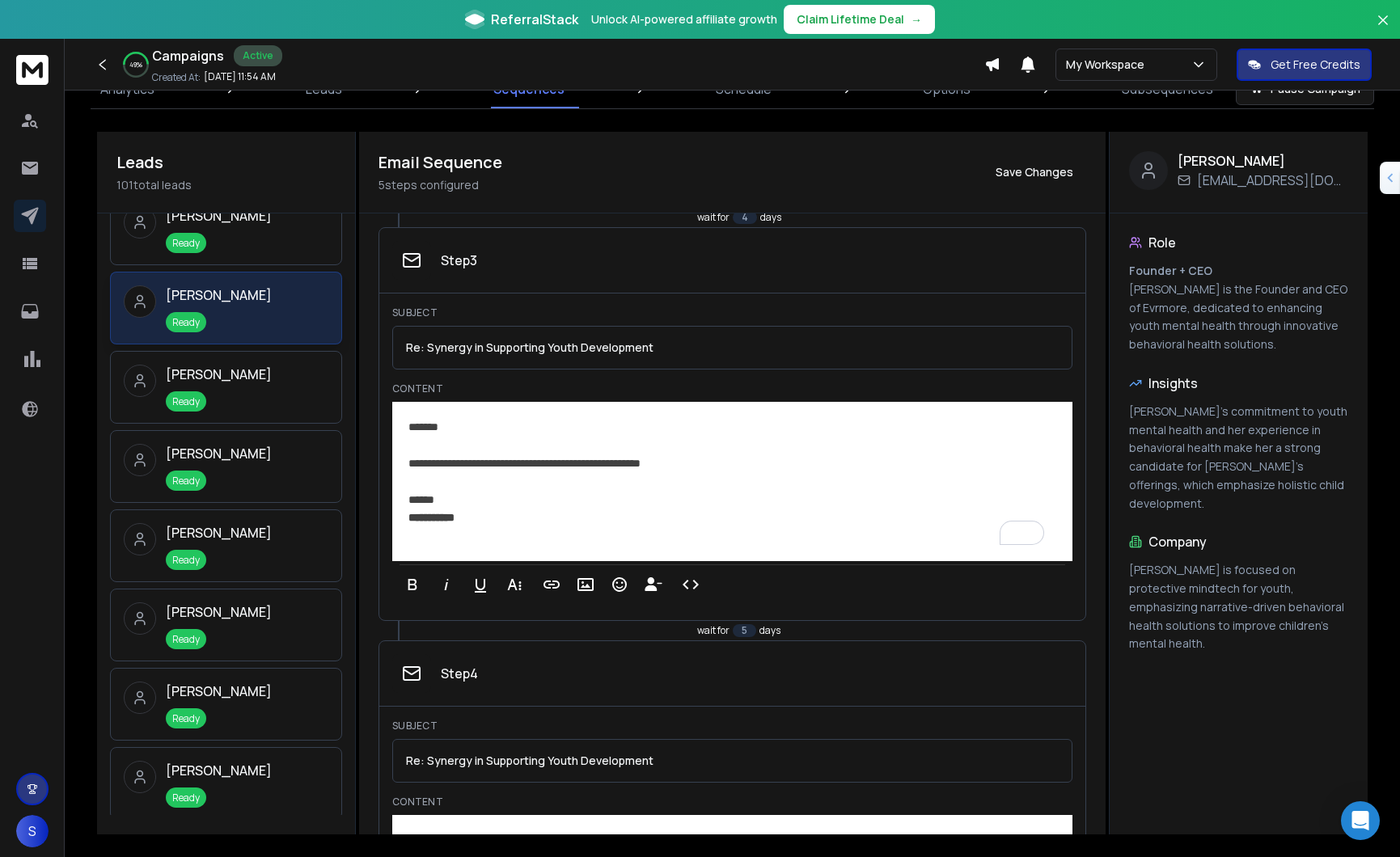
click at [465, 537] on div "To enrich screen reader interactions, please activate Accessibility in Grammarl…" at bounding box center [732, 536] width 648 height 18
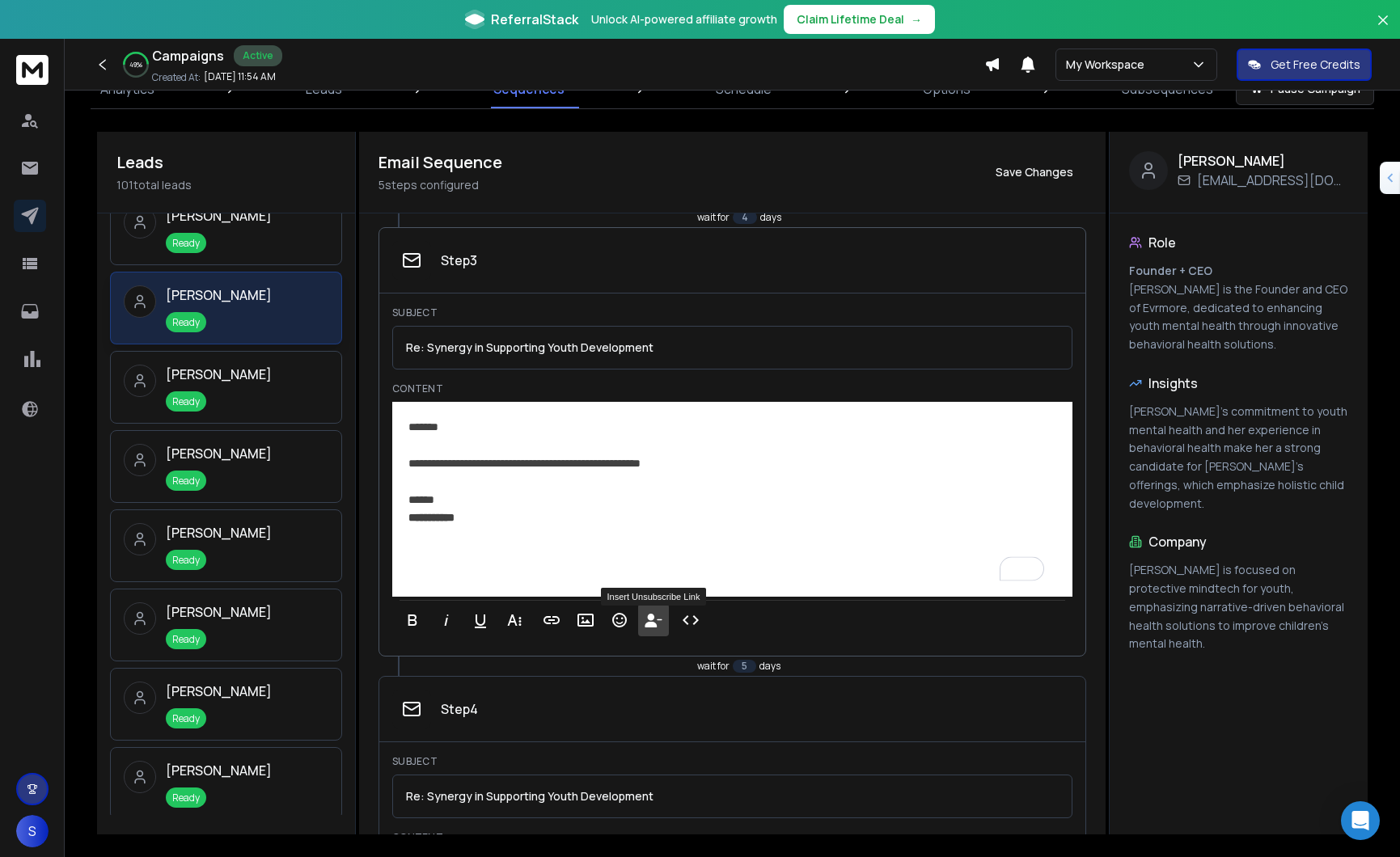
click at [655, 633] on button "Insert Unsubscribe Link" at bounding box center [654, 621] width 31 height 32
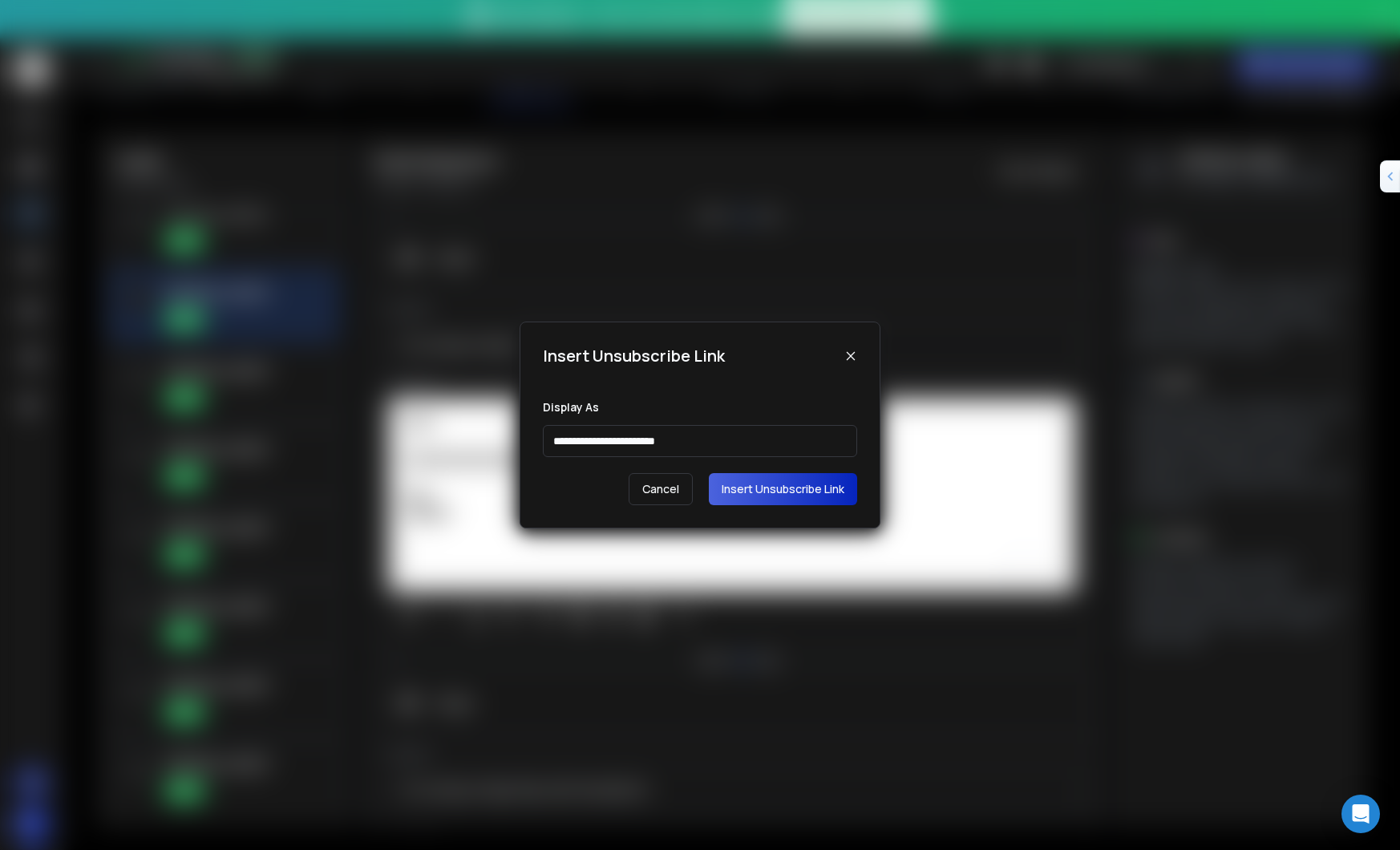
click at [757, 493] on button "Insert Unsubscribe Link" at bounding box center [783, 490] width 148 height 32
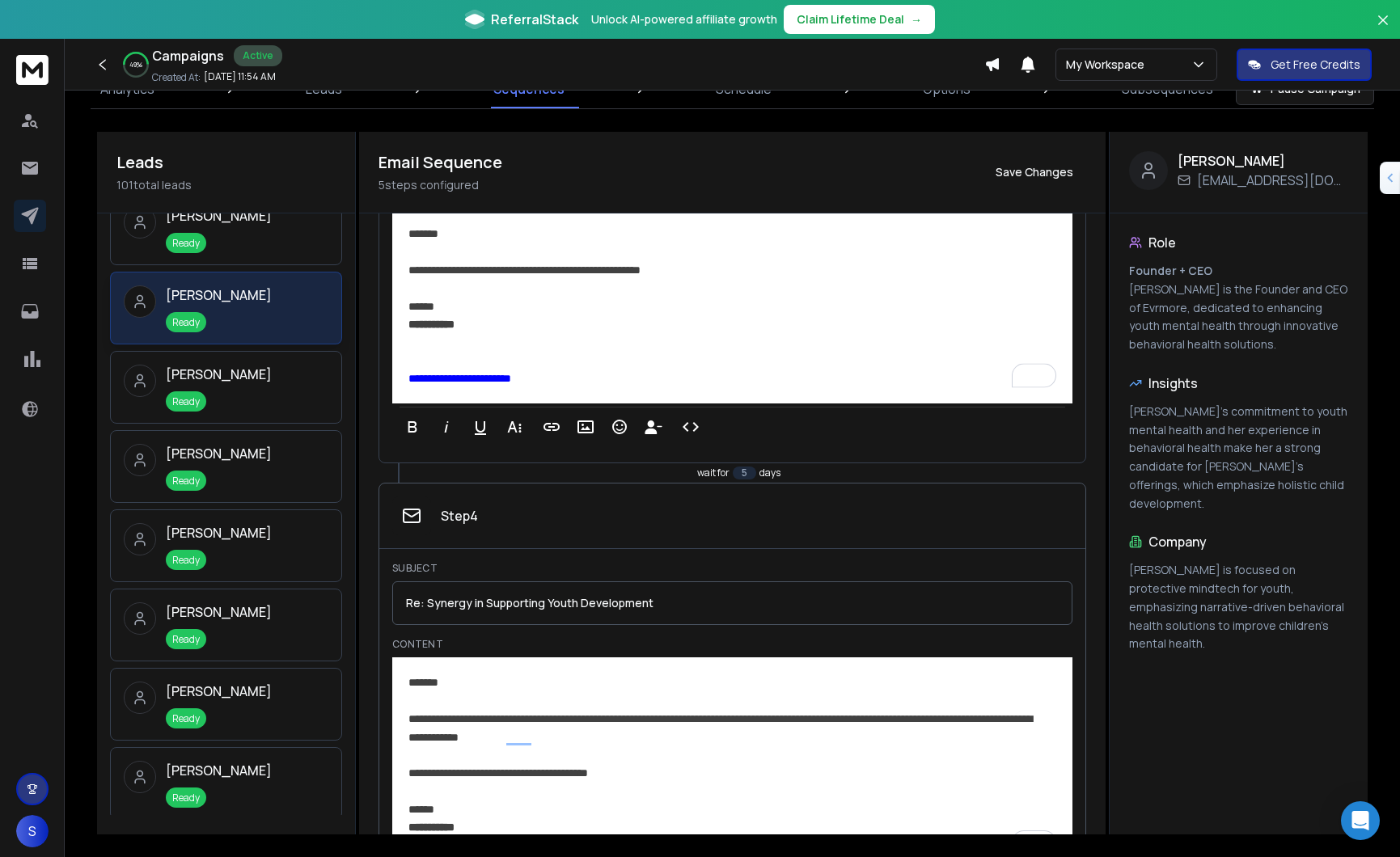
scroll to position [1712, 0]
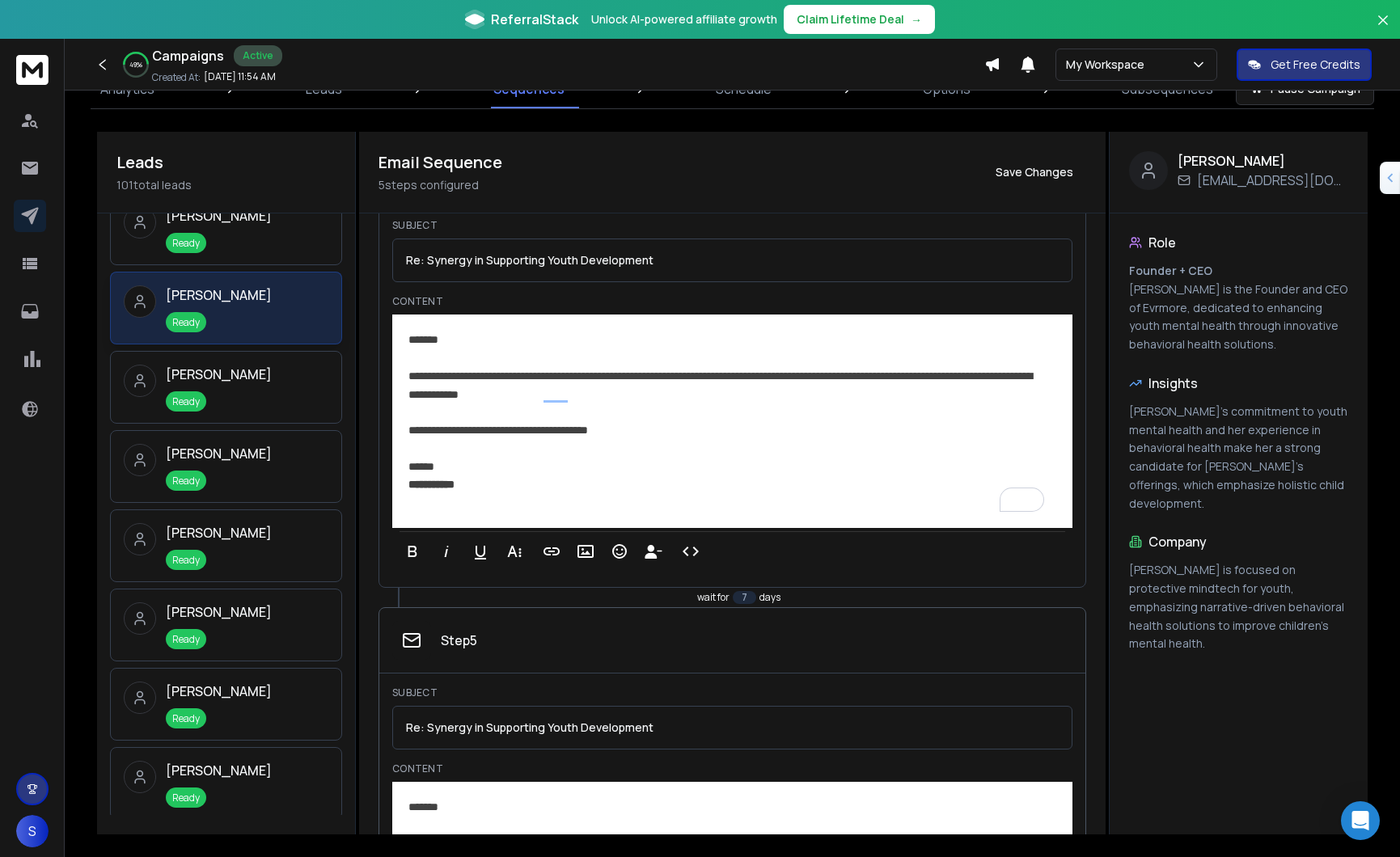
click at [426, 500] on div "To enrich screen reader interactions, please activate Accessibility in Grammarl…" at bounding box center [732, 503] width 648 height 18
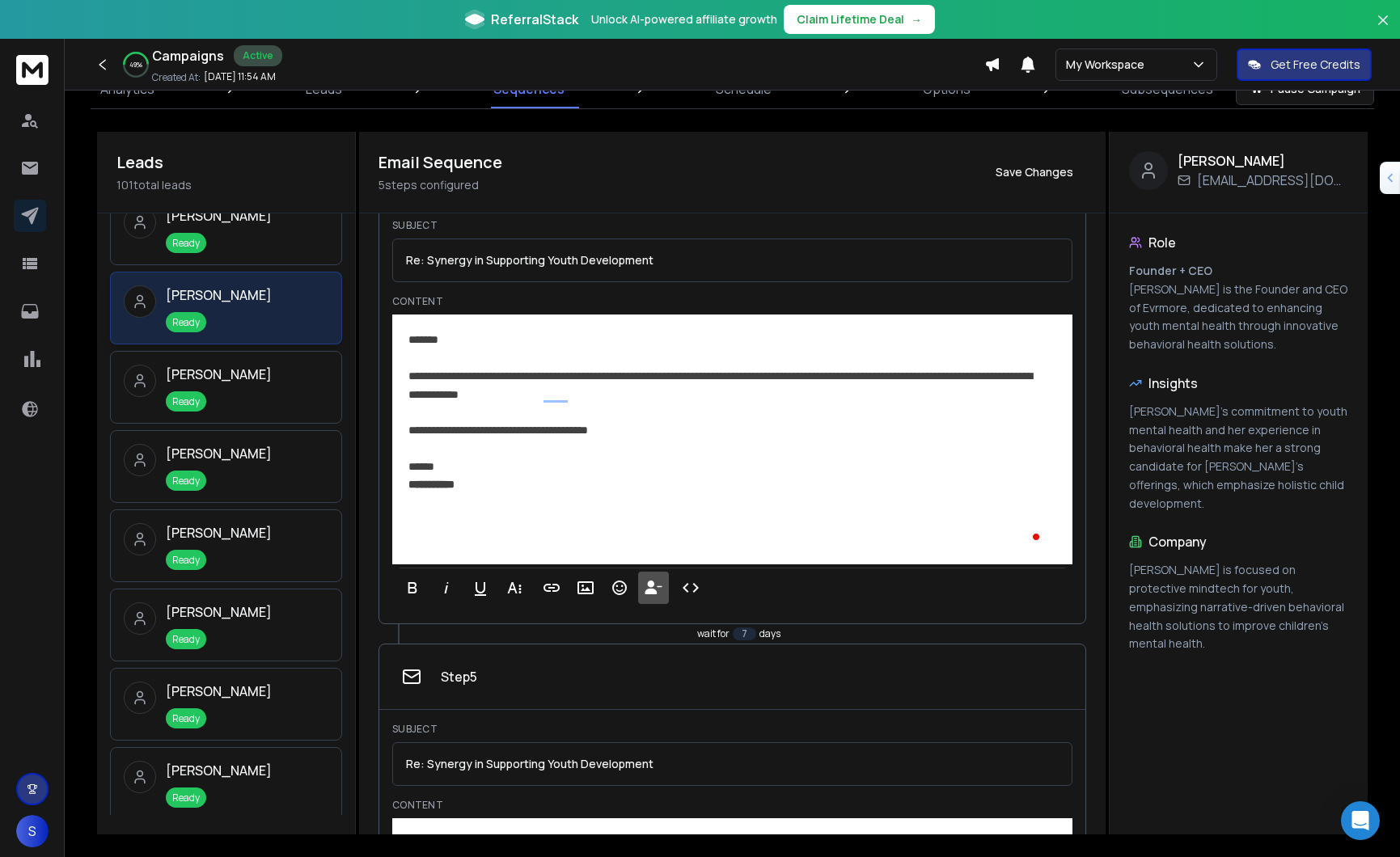
click at [658, 593] on icon "button" at bounding box center [654, 588] width 19 height 14
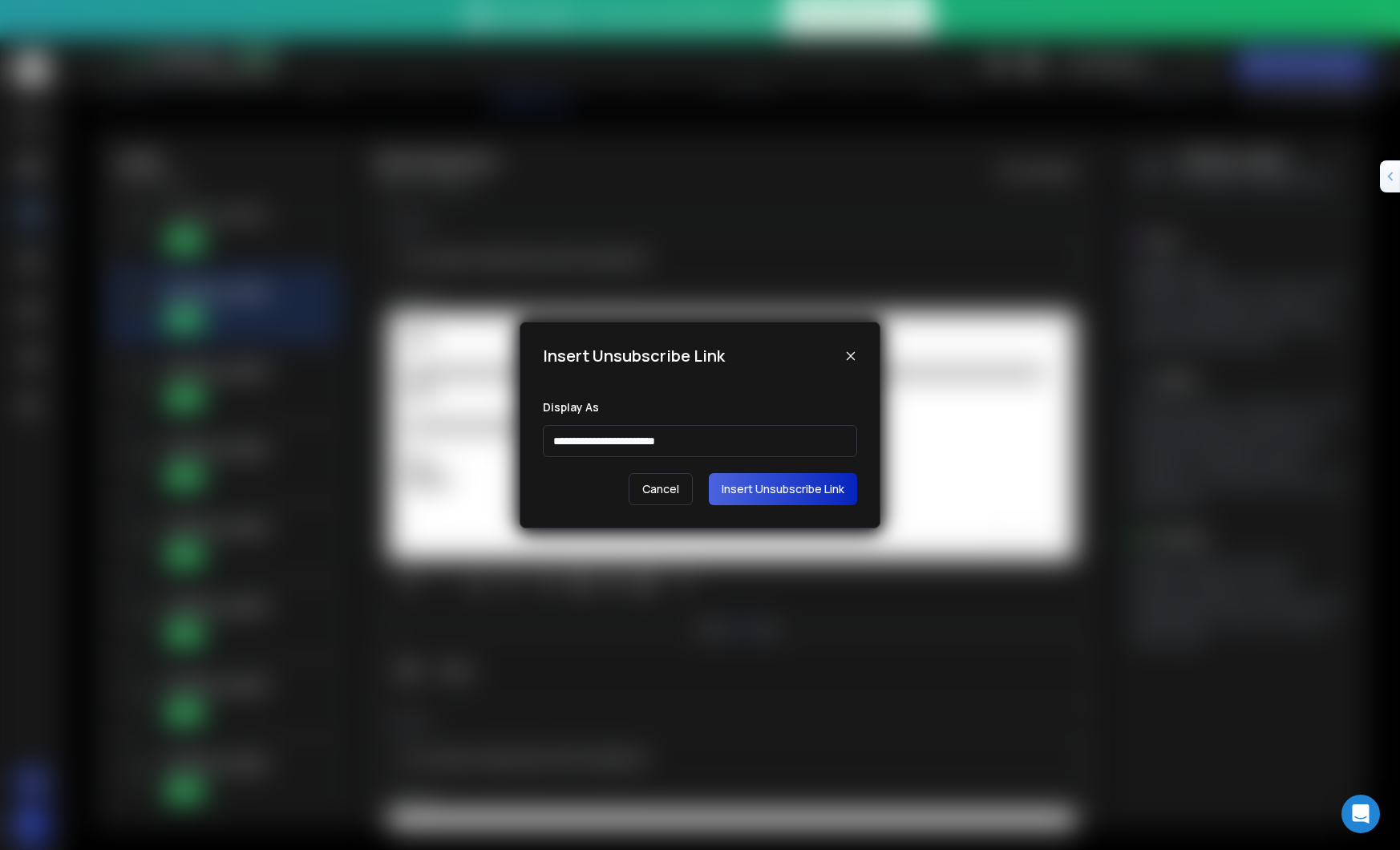
click at [771, 471] on div "**********" at bounding box center [700, 453] width 314 height 106
click at [761, 498] on button "Insert Unsubscribe Link" at bounding box center [783, 490] width 148 height 32
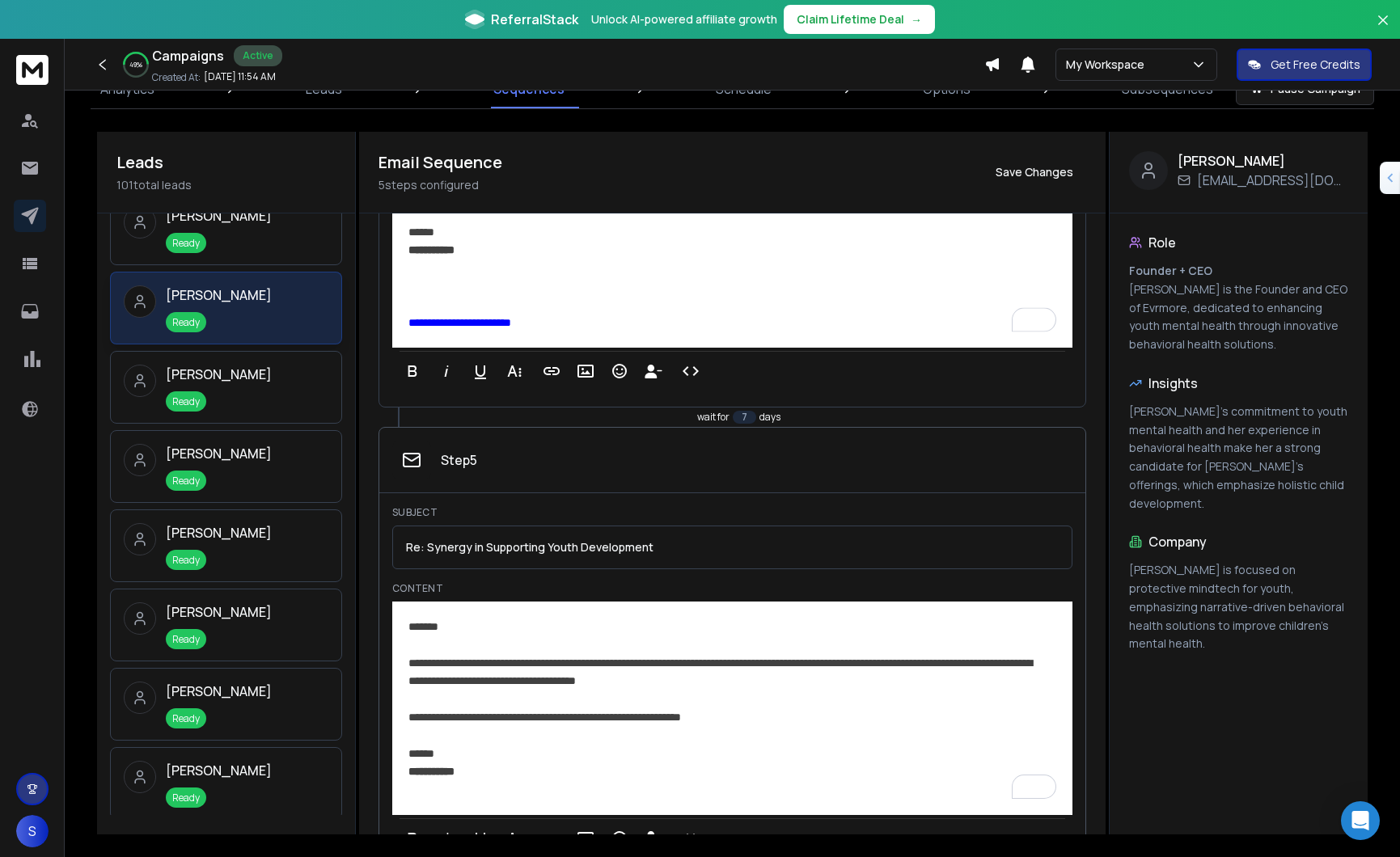
scroll to position [2007, 0]
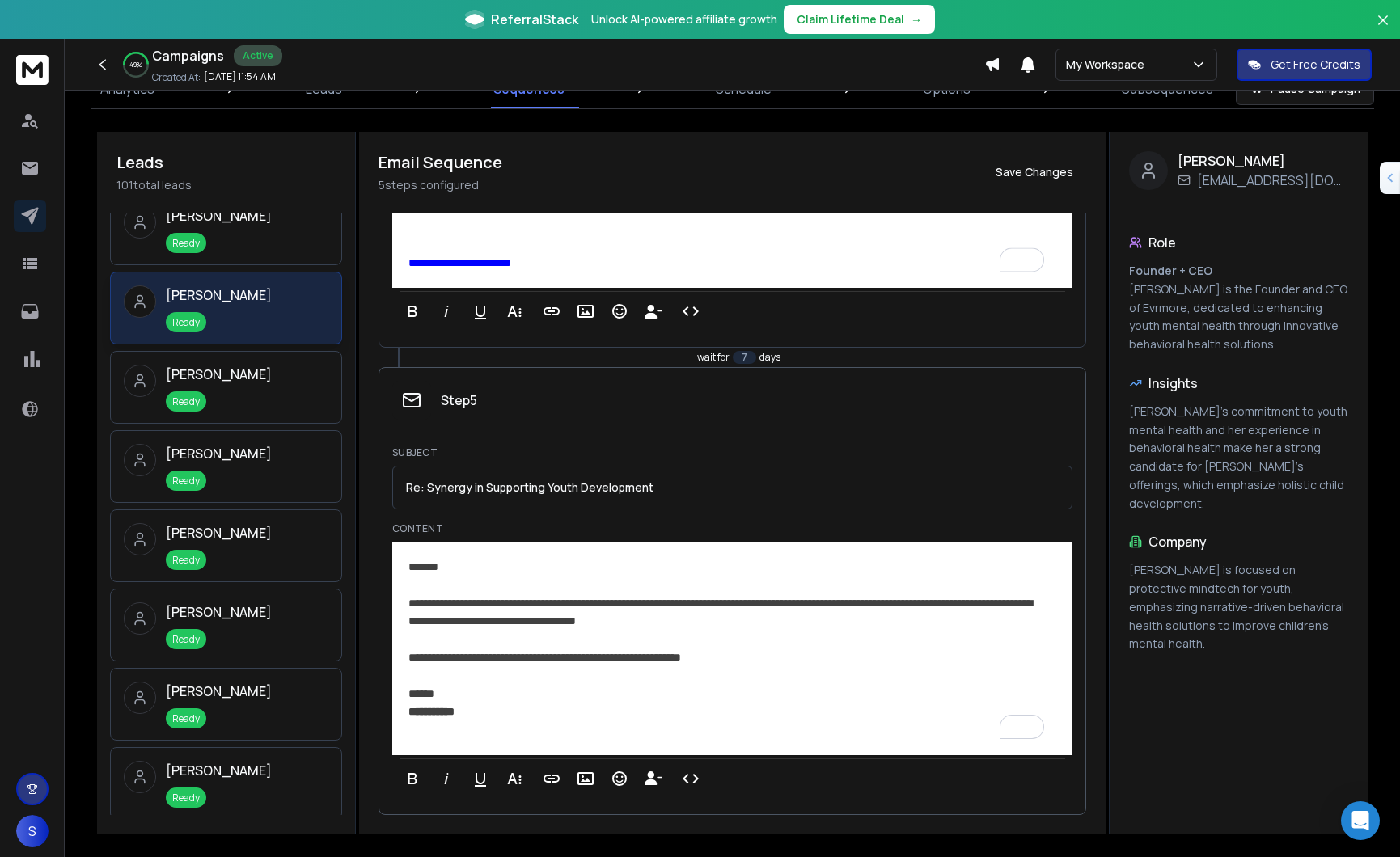
click at [460, 737] on div "To enrich screen reader interactions, please activate Accessibility in Grammarl…" at bounding box center [732, 730] width 648 height 18
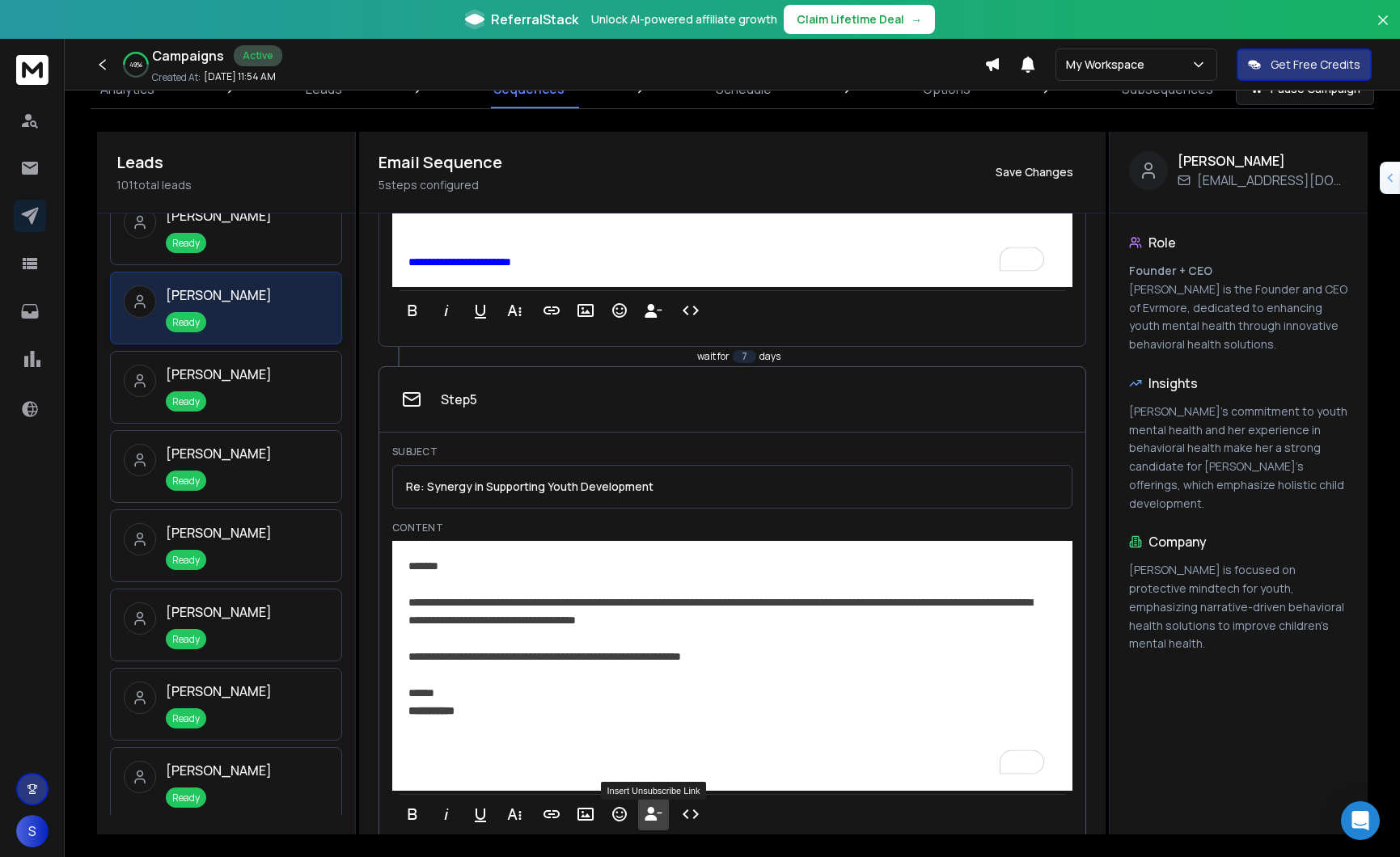
click at [651, 817] on icon "button" at bounding box center [654, 814] width 19 height 14
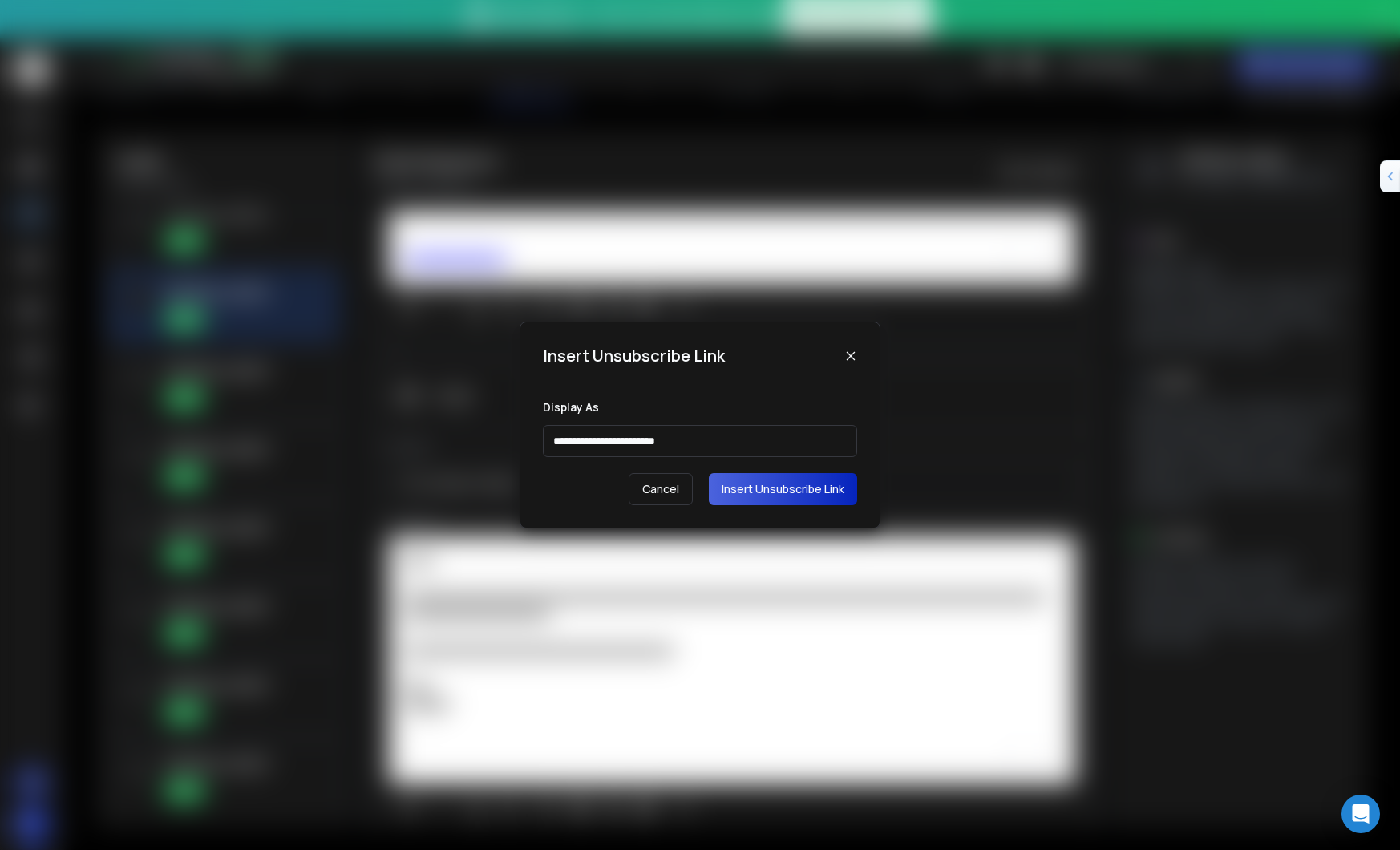
click at [765, 494] on button "Insert Unsubscribe Link" at bounding box center [783, 490] width 148 height 32
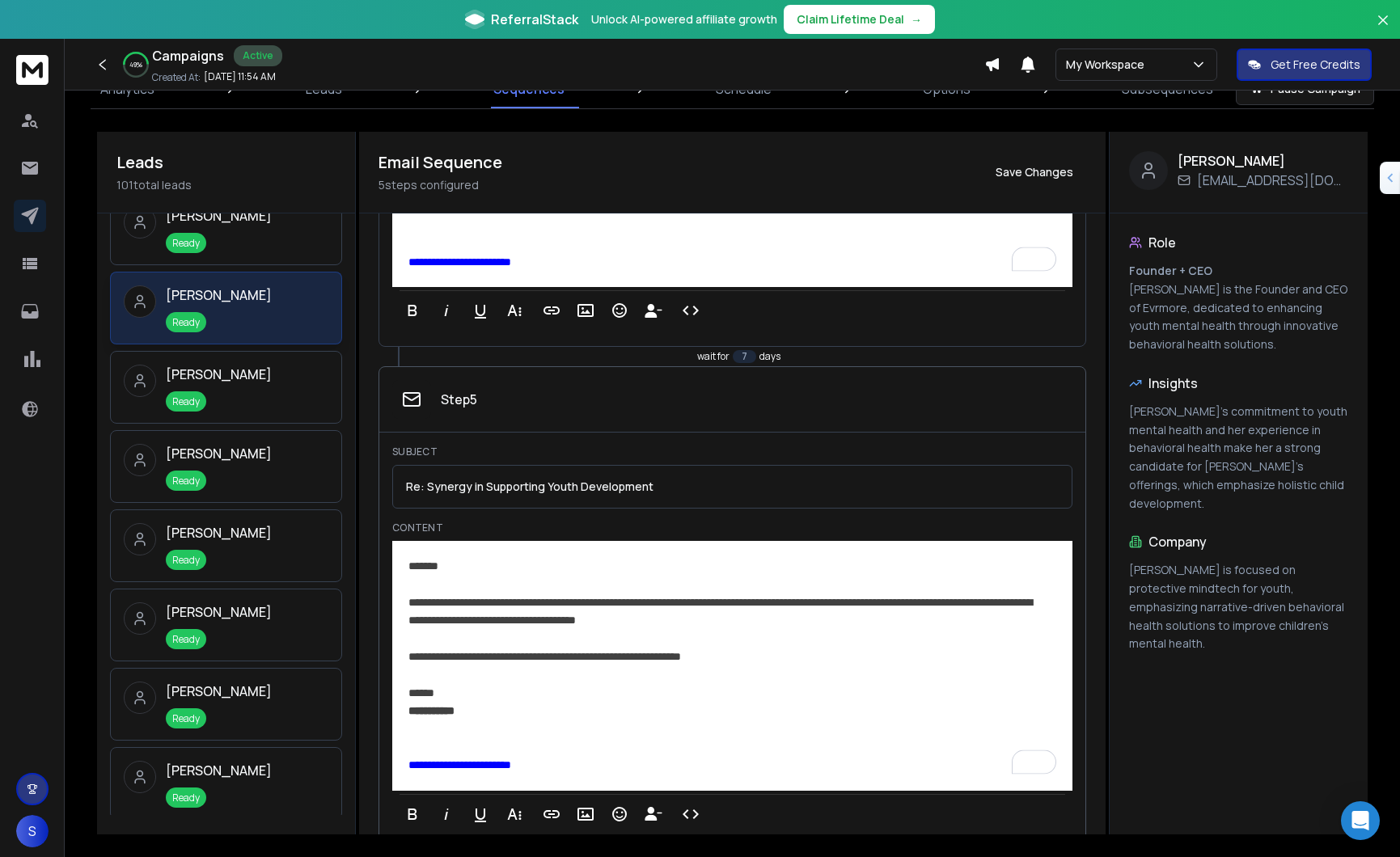
scroll to position [2043, 0]
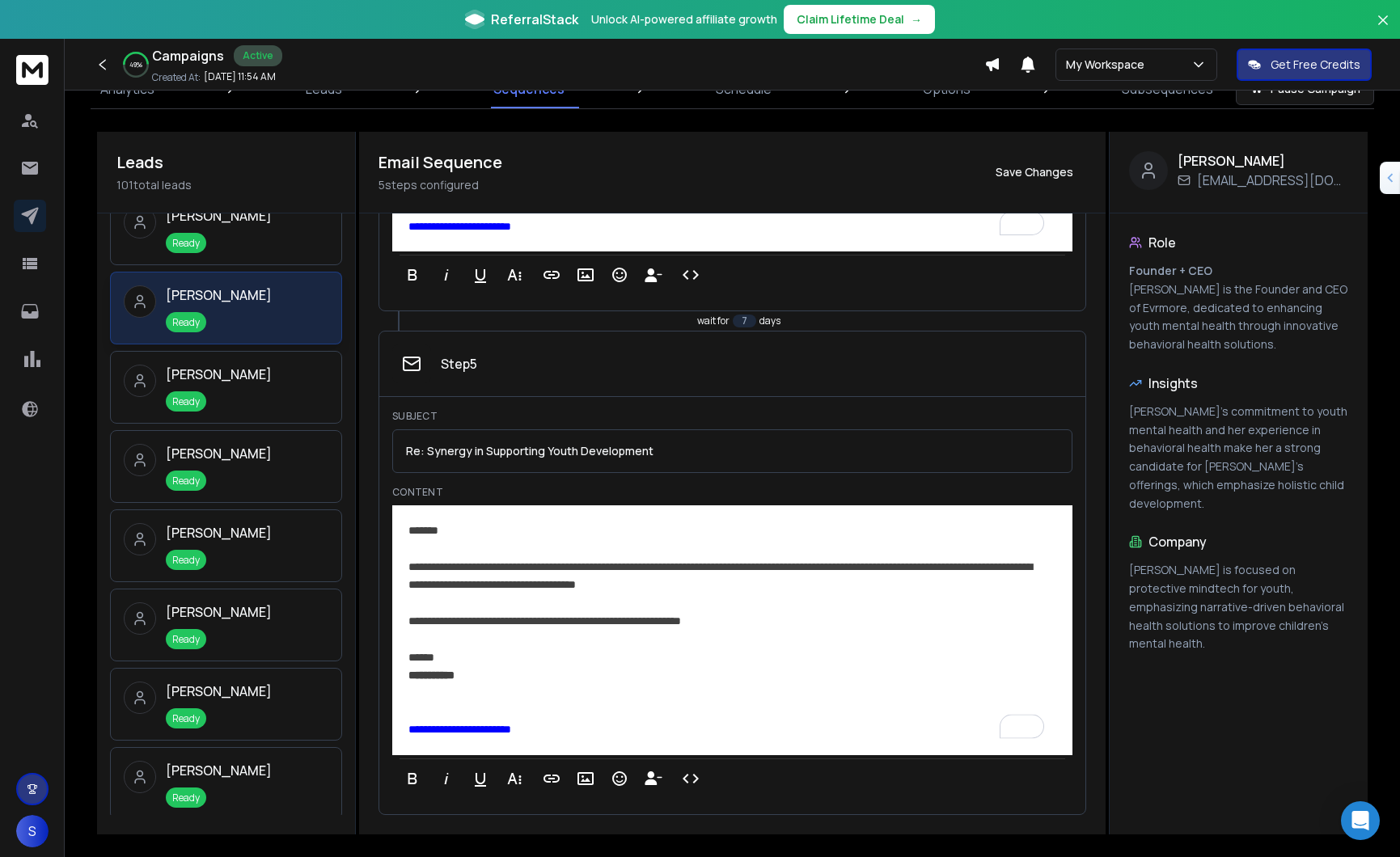
click at [1041, 180] on button "Save Changes" at bounding box center [1034, 172] width 104 height 32
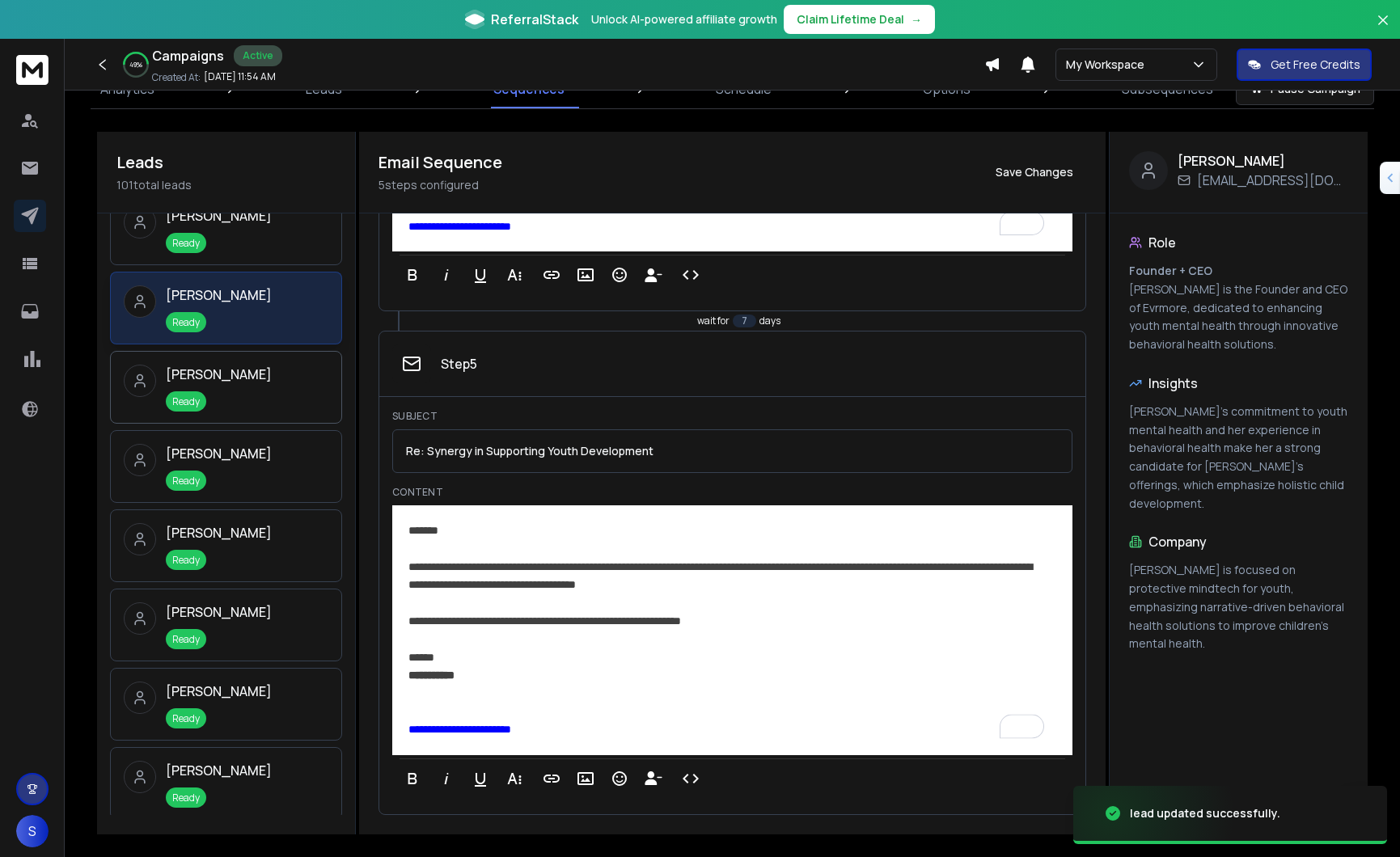
click at [241, 398] on div "Ready" at bounding box center [247, 401] width 163 height 19
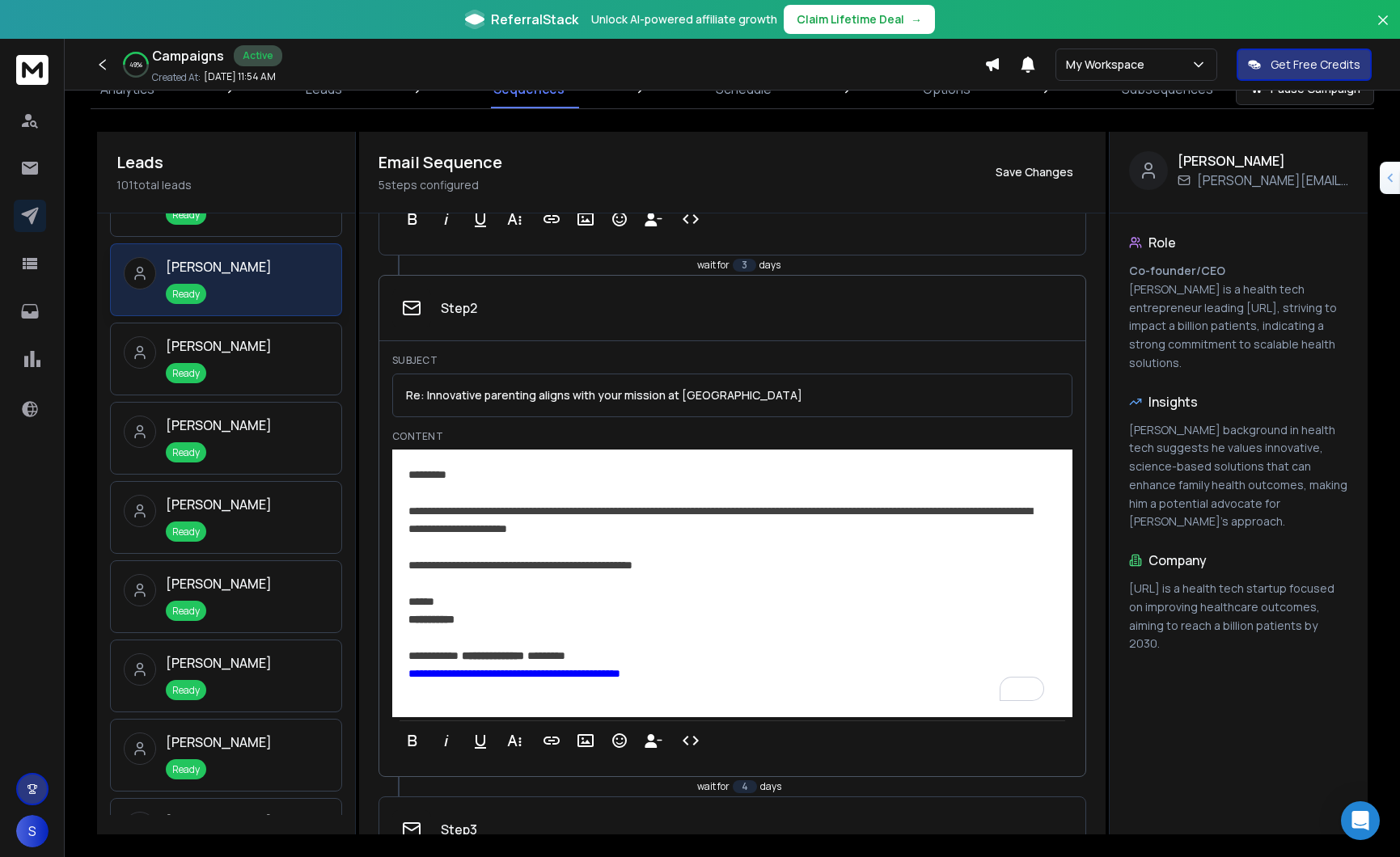
scroll to position [555, 0]
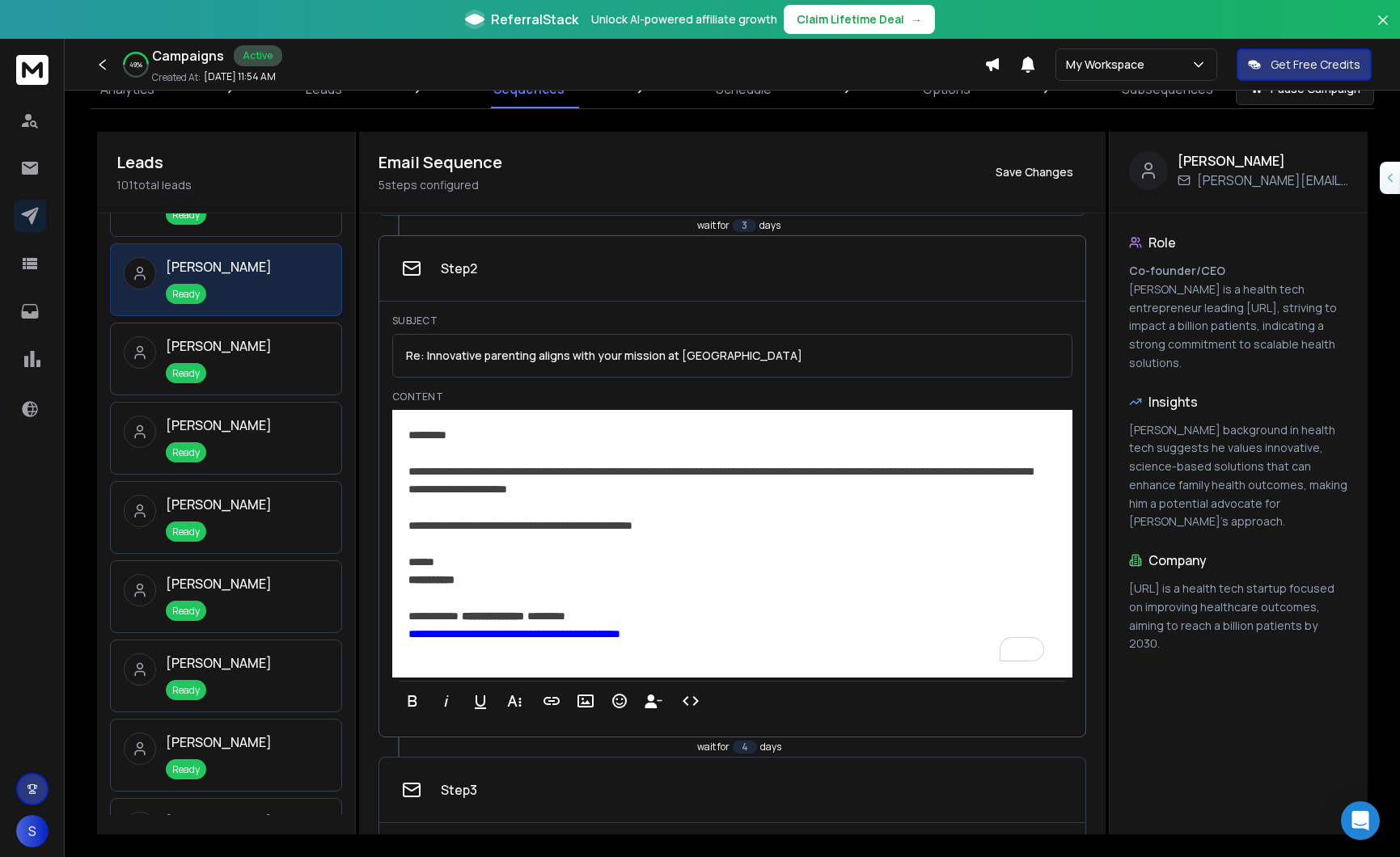
click at [473, 643] on div "**********" at bounding box center [732, 634] width 648 height 18
click at [738, 635] on div "**********" at bounding box center [732, 634] width 648 height 18
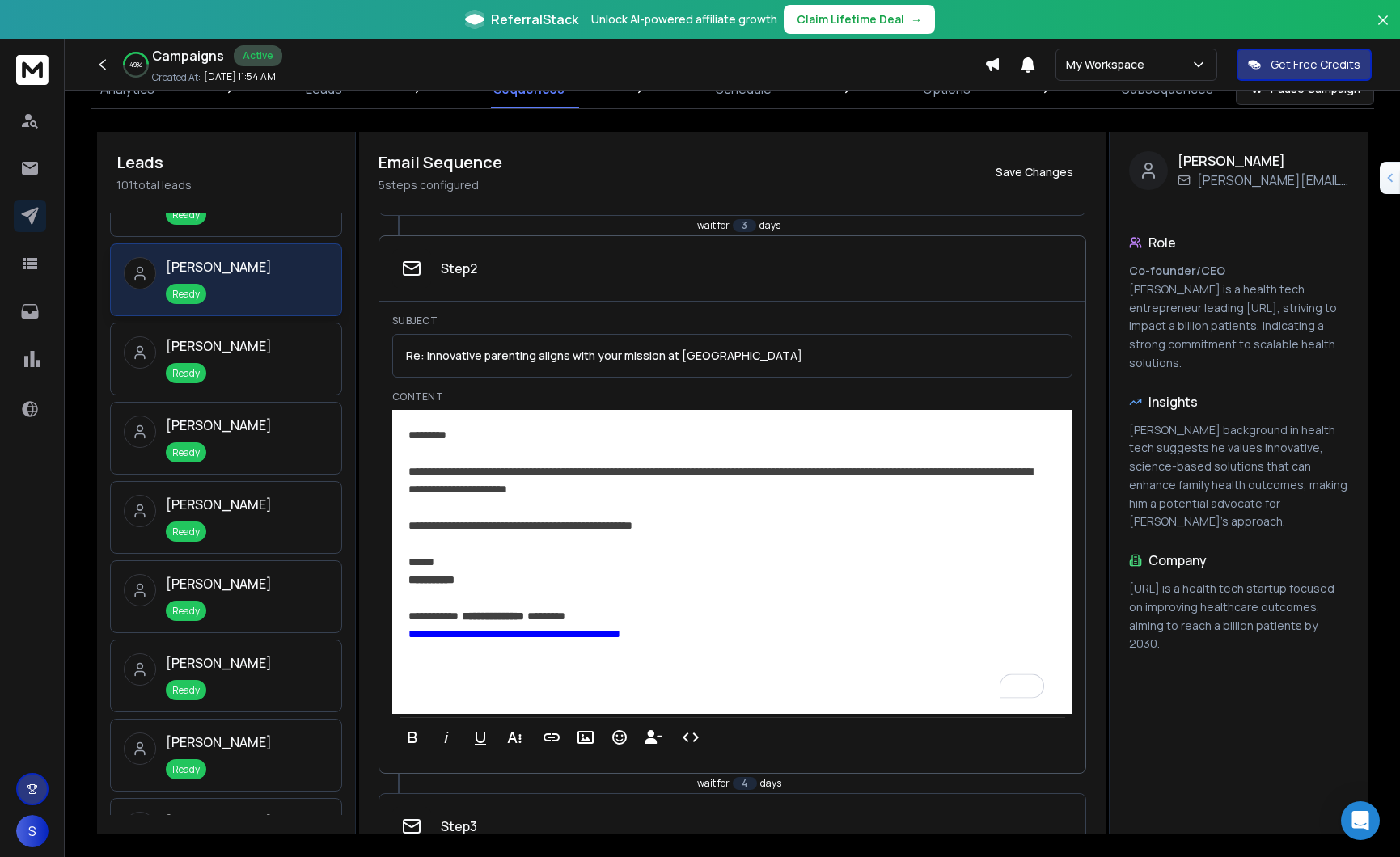
click at [442, 693] on div "To enrich screen reader interactions, please activate Accessibility in Grammarl…" at bounding box center [732, 689] width 648 height 18
click at [640, 736] on button "Insert Unsubscribe Link" at bounding box center [654, 738] width 31 height 32
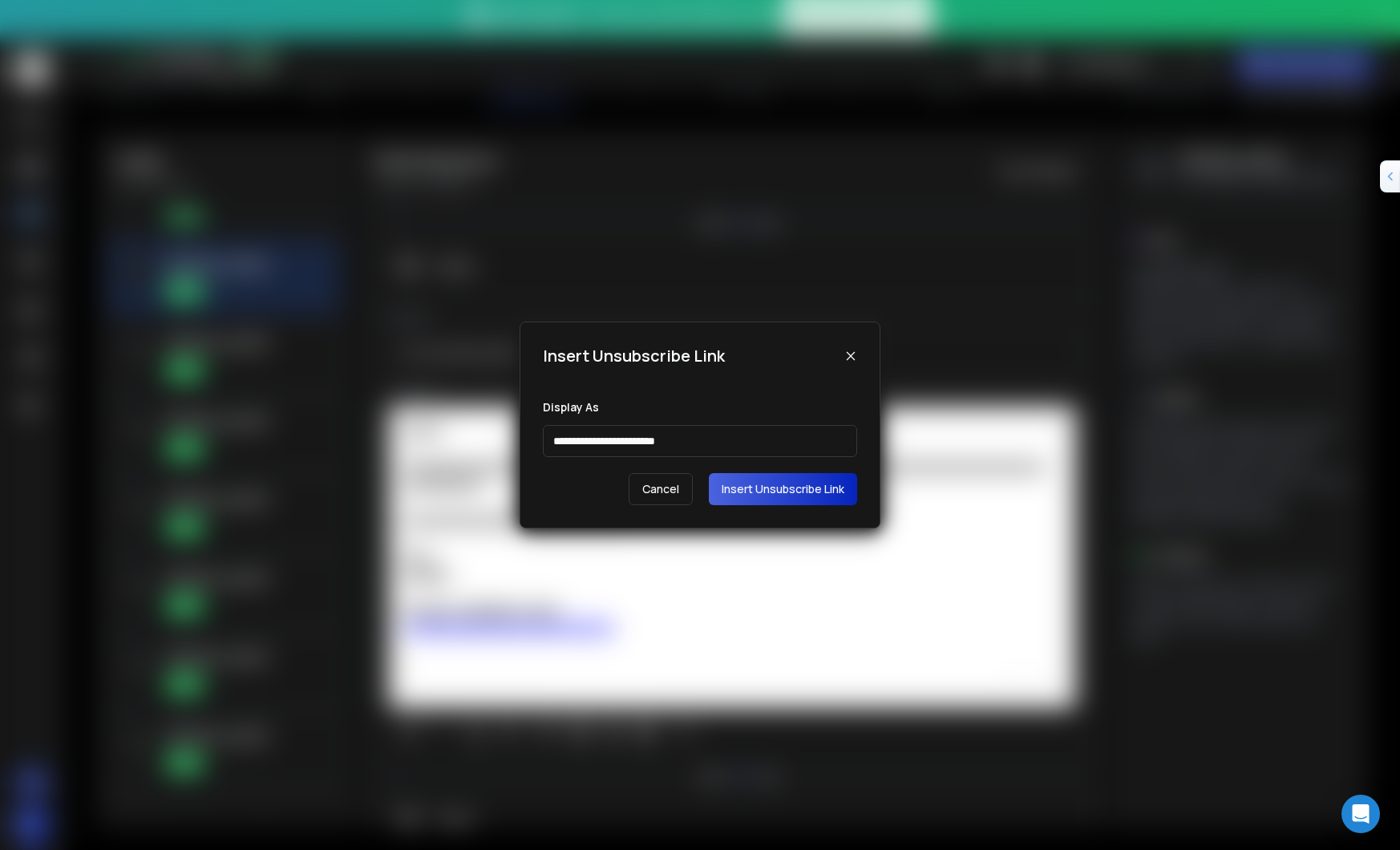
click at [743, 481] on button "Insert Unsubscribe Link" at bounding box center [783, 490] width 148 height 32
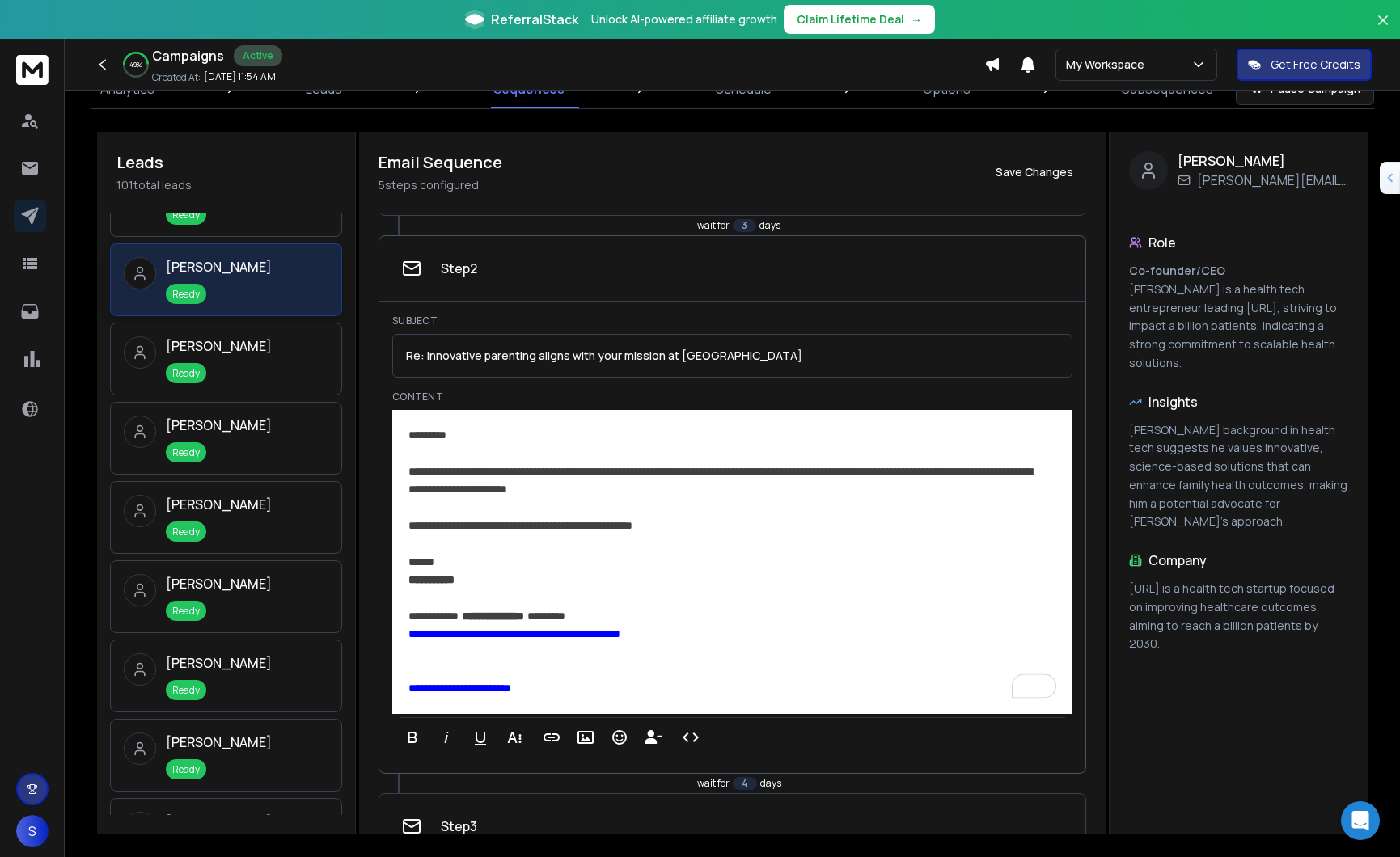
scroll to position [745, 0]
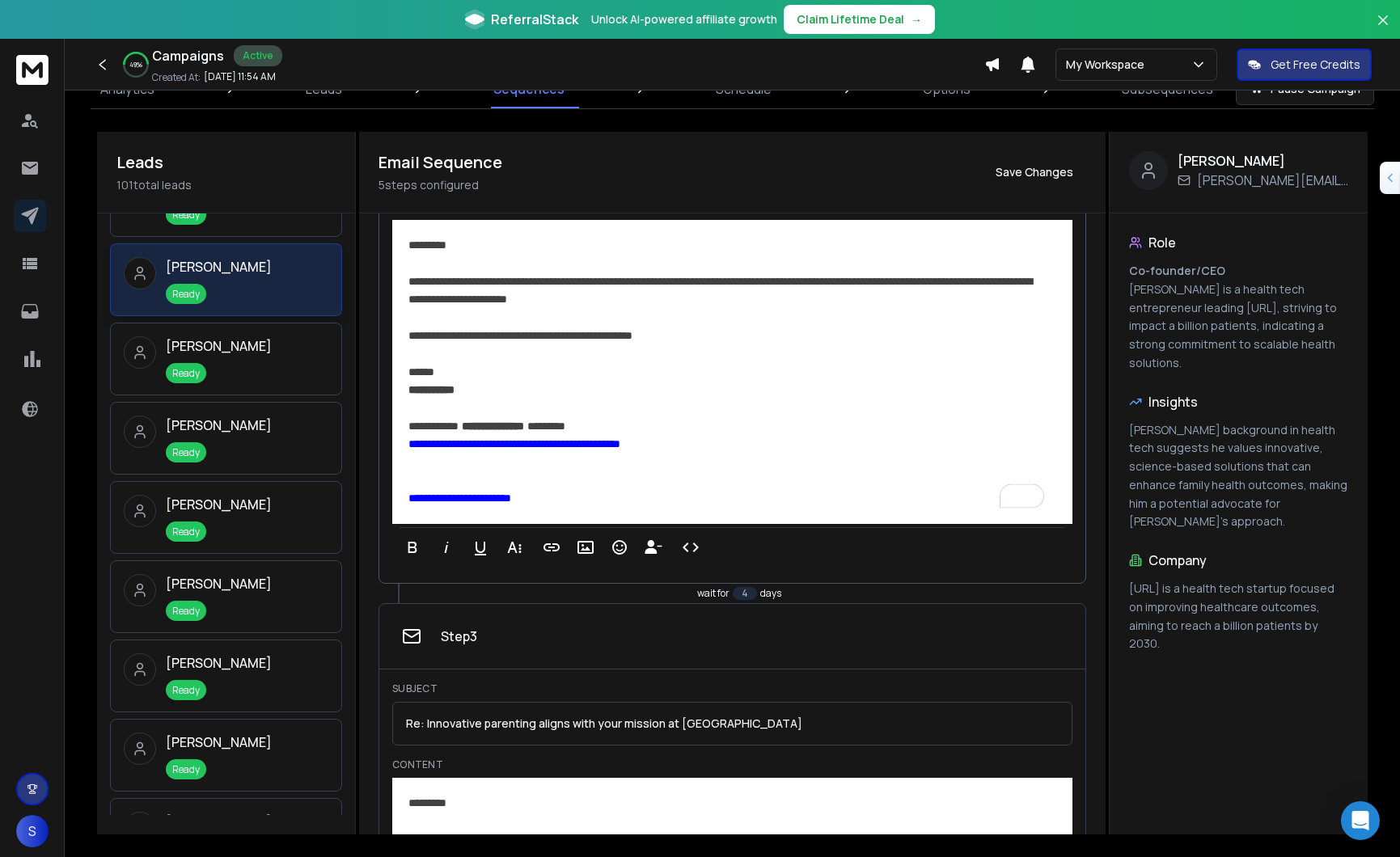
click at [459, 469] on div "To enrich screen reader interactions, please activate Accessibility in Grammarl…" at bounding box center [732, 463] width 648 height 18
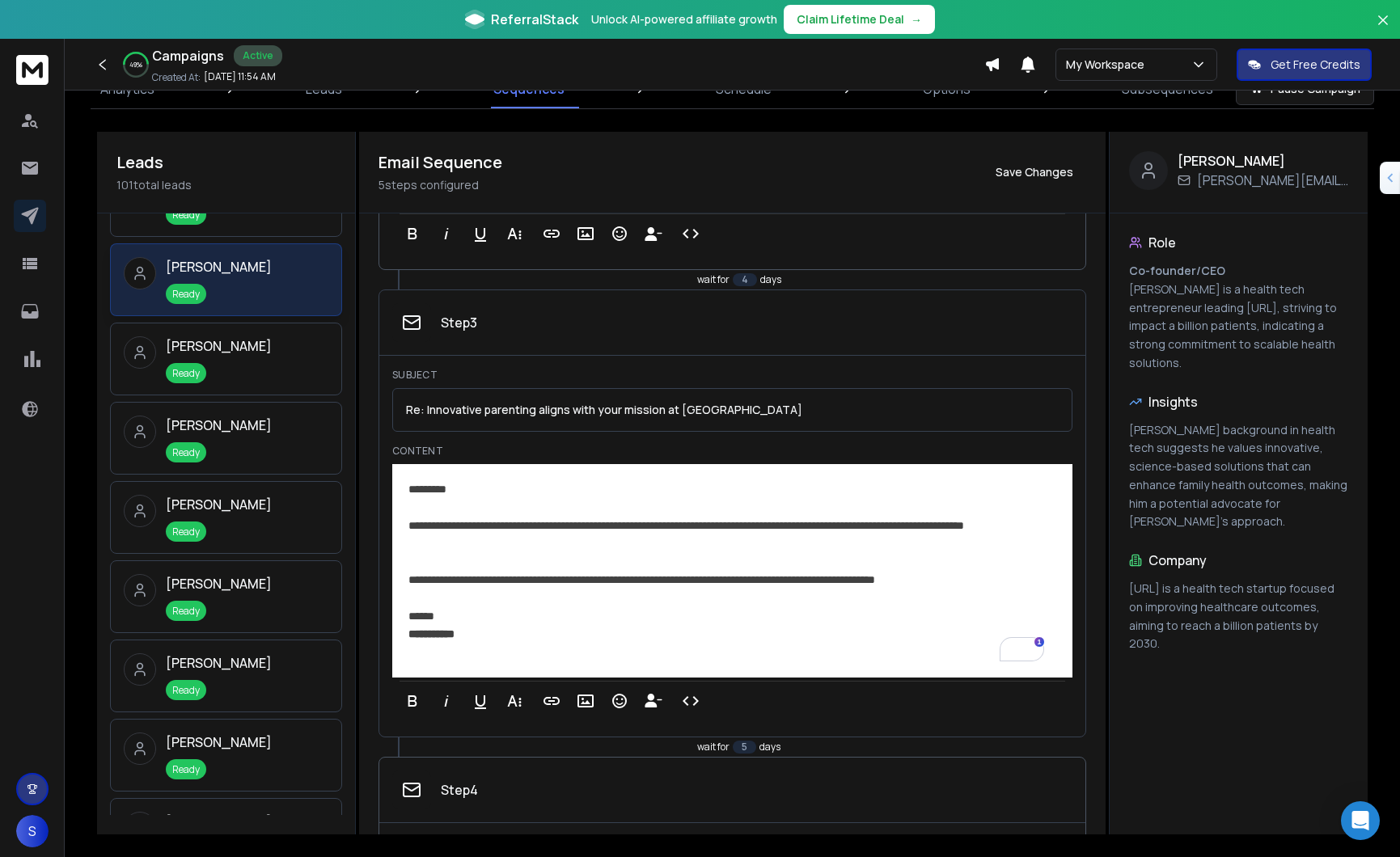
scroll to position [1392, 0]
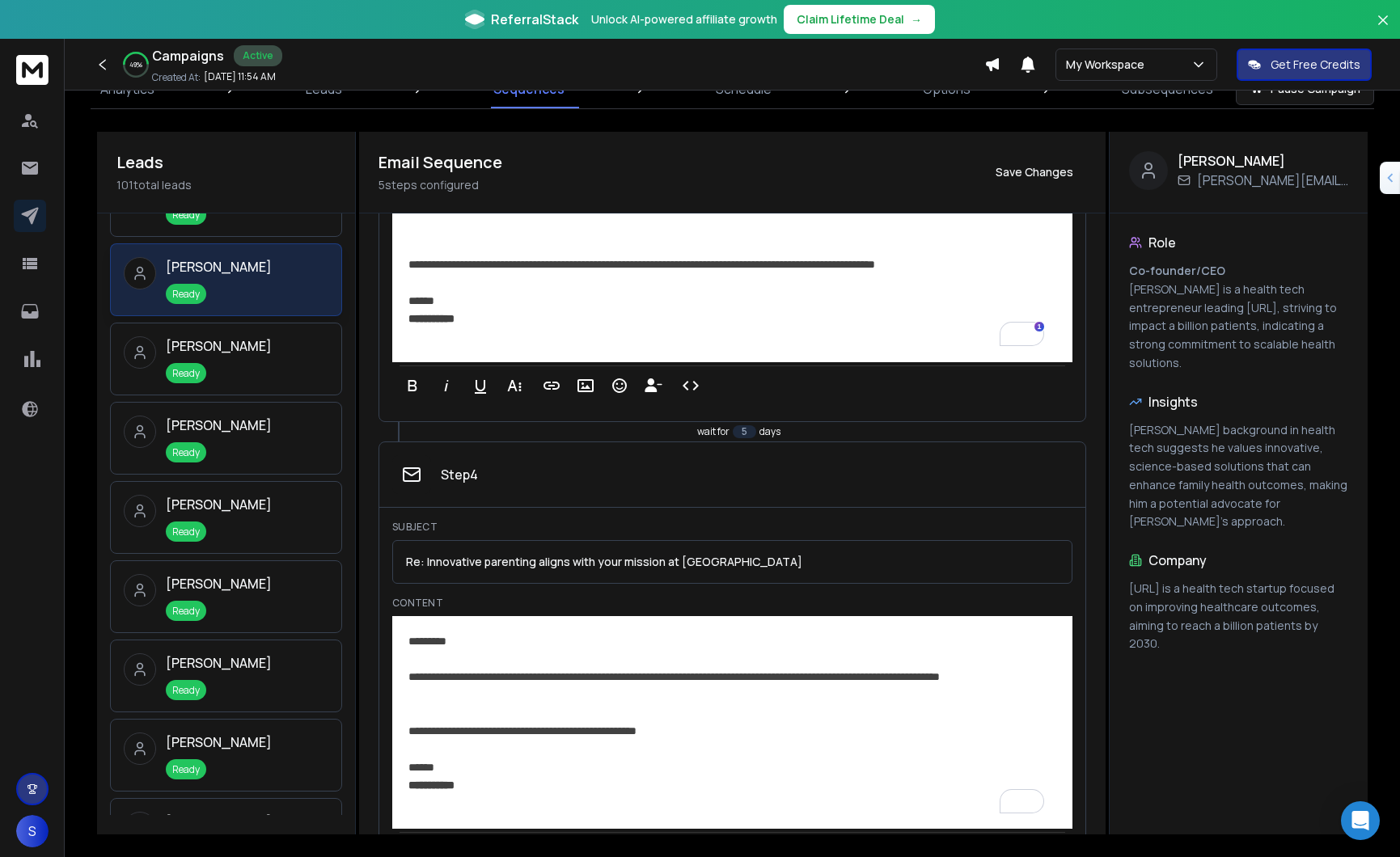
click at [441, 341] on div "To enrich screen reader interactions, please activate Accessibility in Grammarl…" at bounding box center [732, 337] width 648 height 18
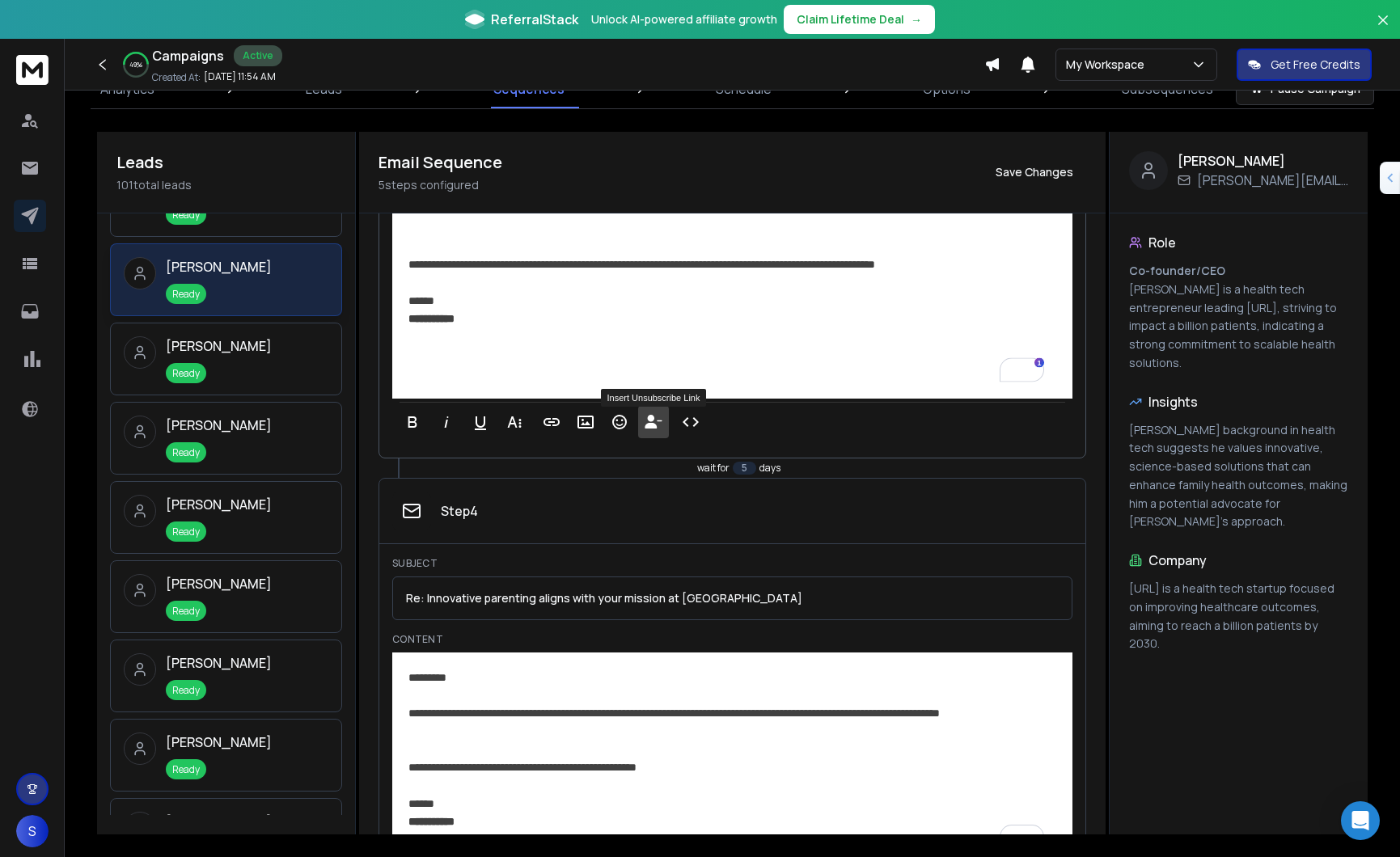
click at [648, 418] on icon "button" at bounding box center [653, 422] width 17 height 14
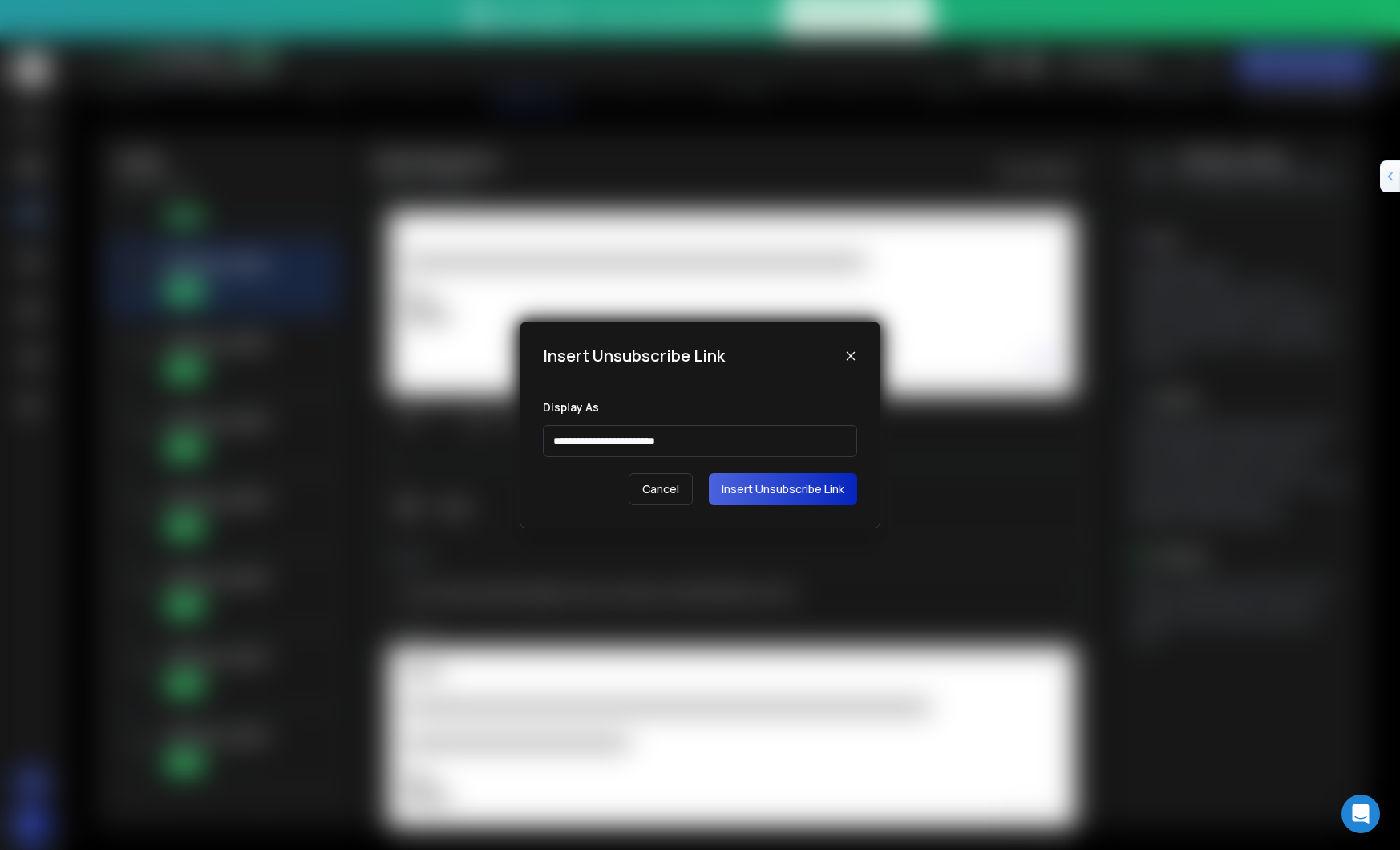
click at [763, 486] on button "Insert Unsubscribe Link" at bounding box center [783, 490] width 148 height 32
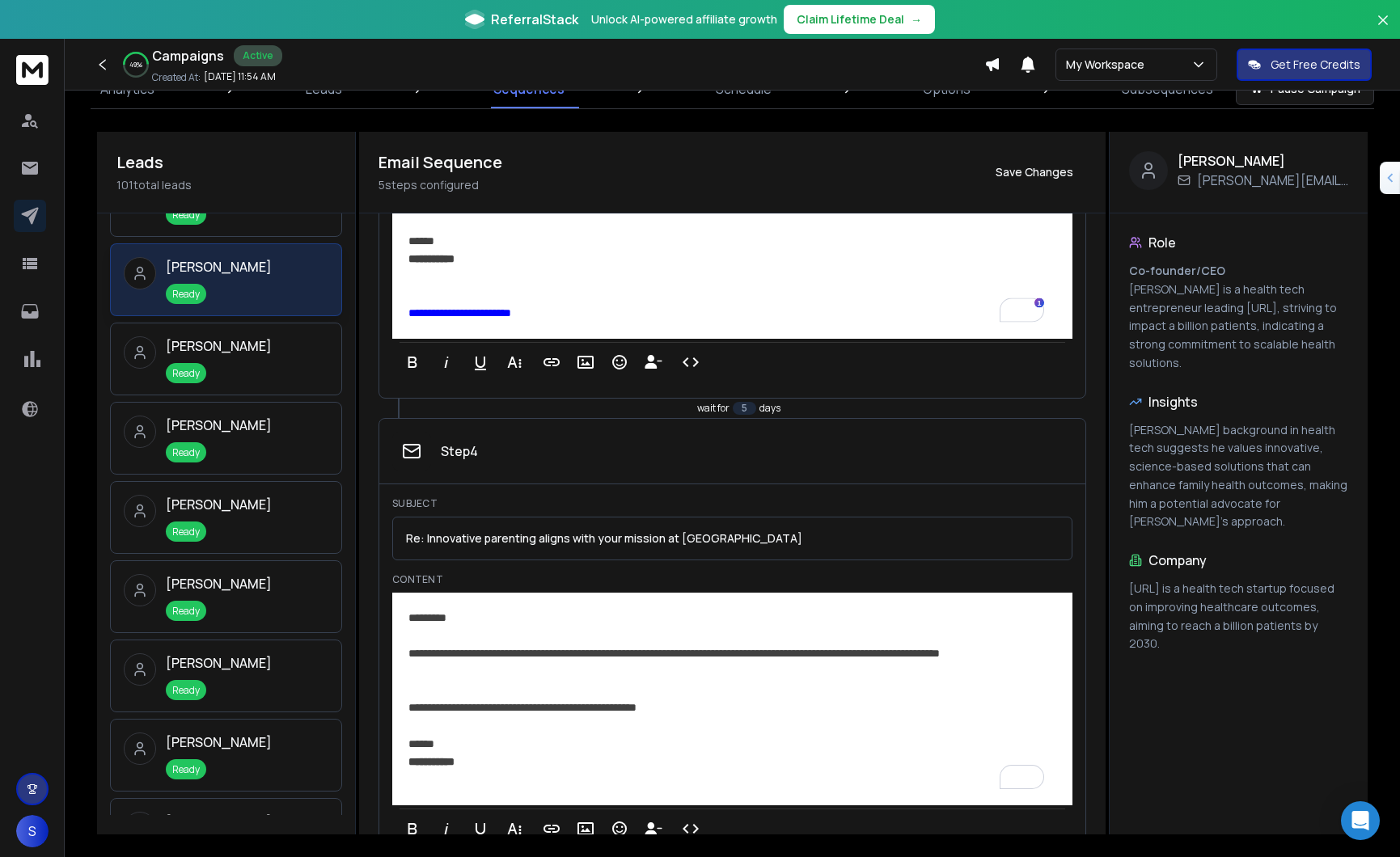
scroll to position [1462, 0]
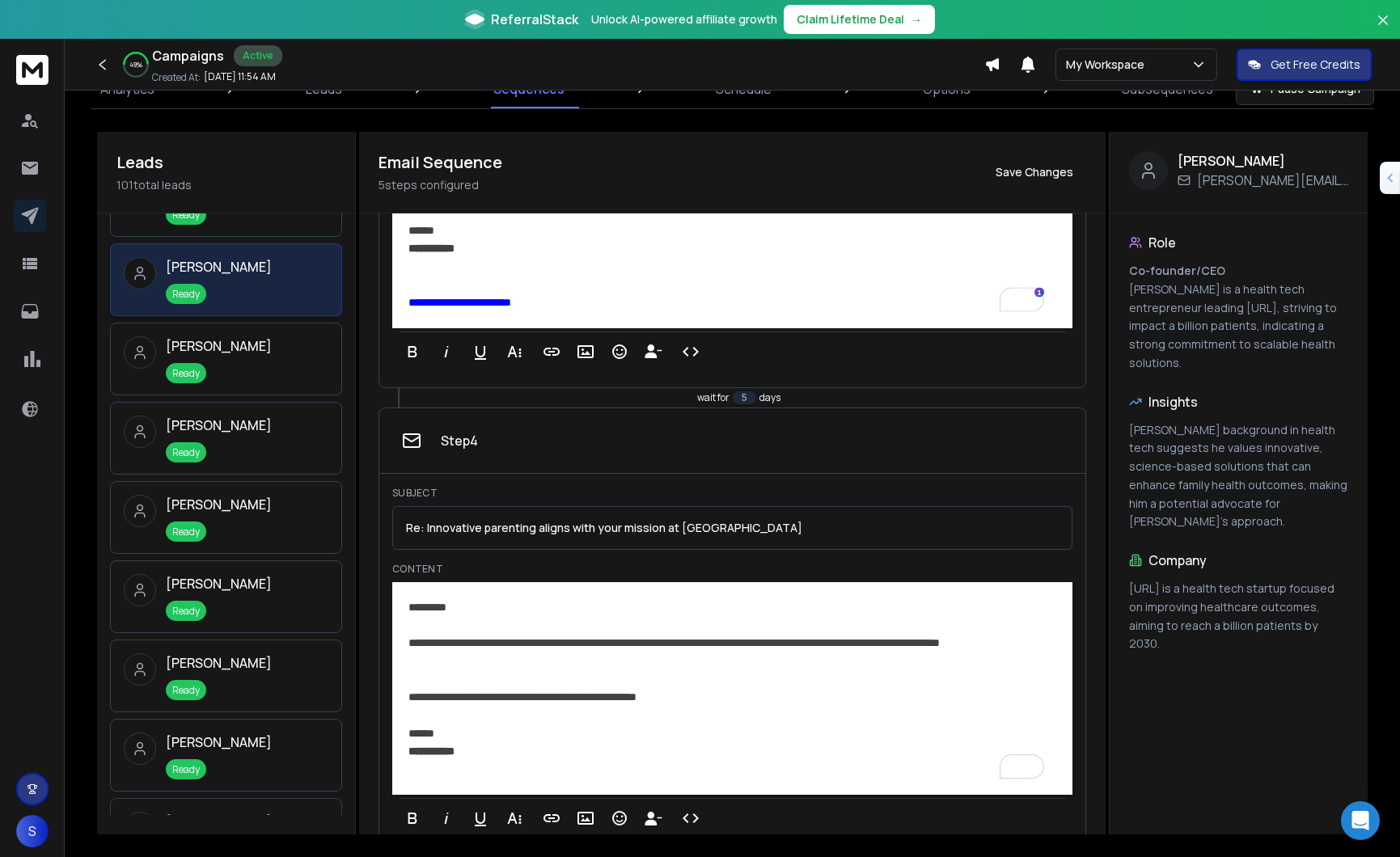
click at [469, 301] on link "**********" at bounding box center [460, 303] width 103 height 11
click at [468, 291] on div "To enrich screen reader interactions, please activate Accessibility in Grammarl…" at bounding box center [732, 285] width 648 height 18
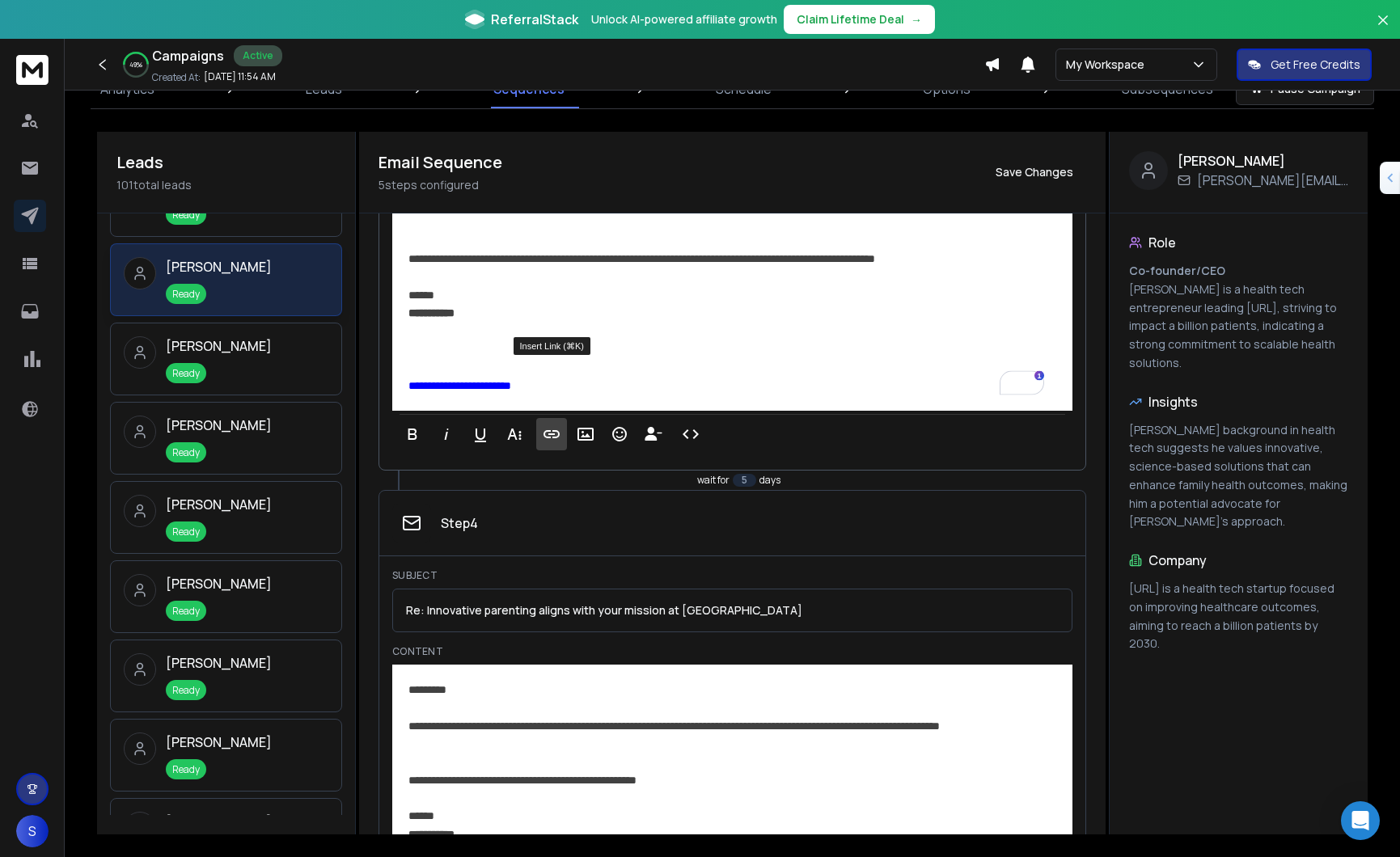
scroll to position [1342, 0]
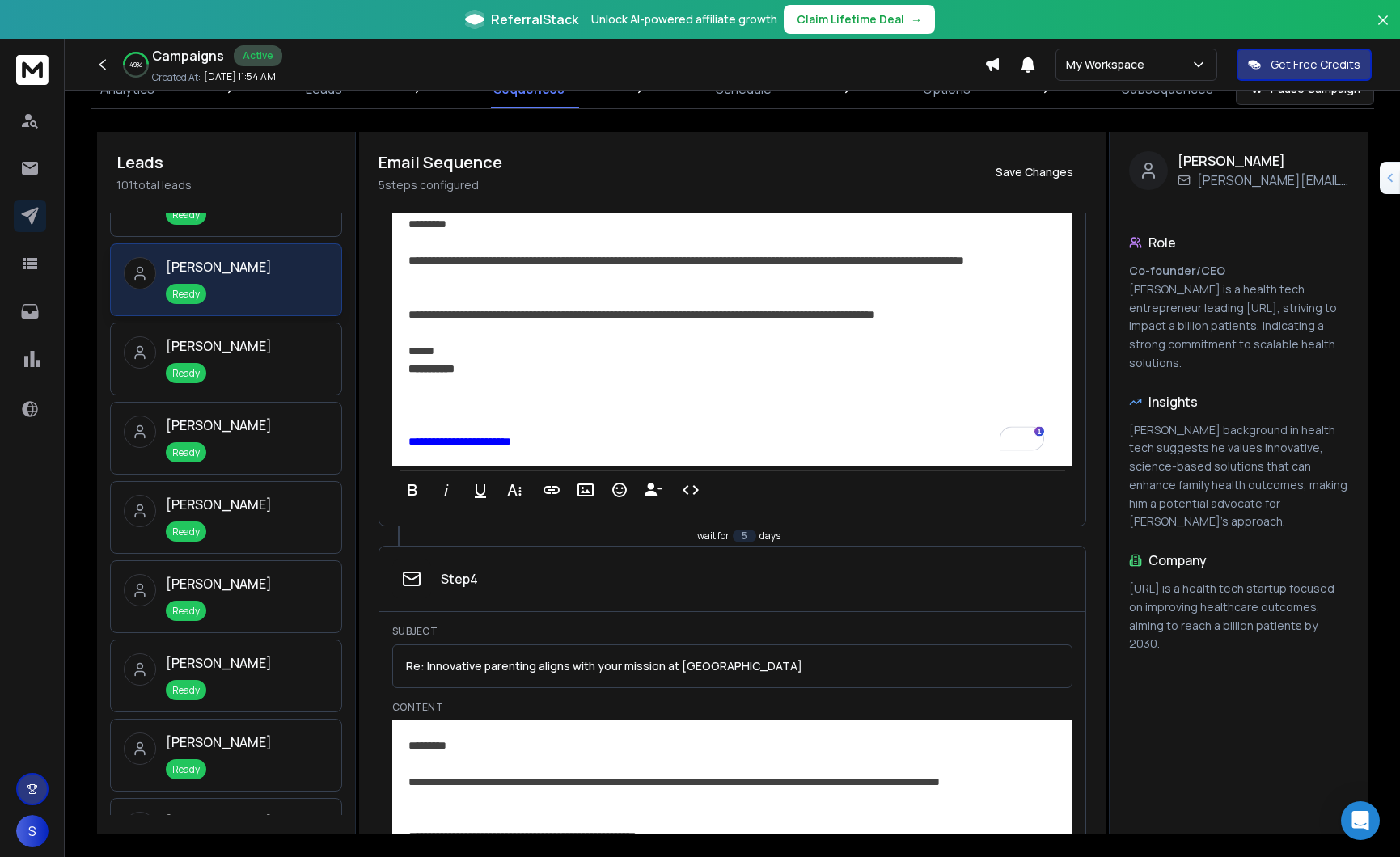
click at [1054, 177] on button "Save Changes" at bounding box center [1034, 172] width 104 height 32
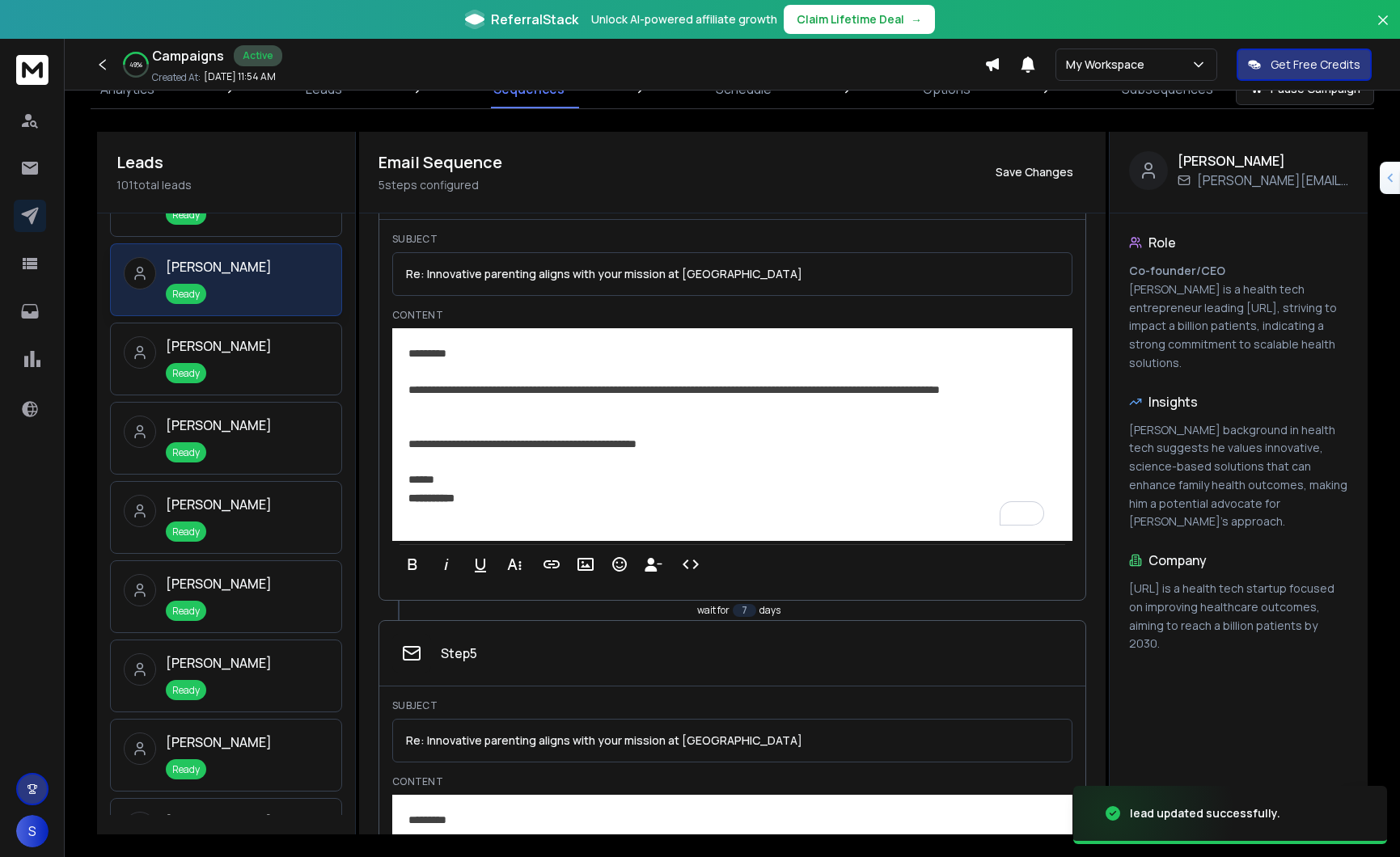
scroll to position [1745, 0]
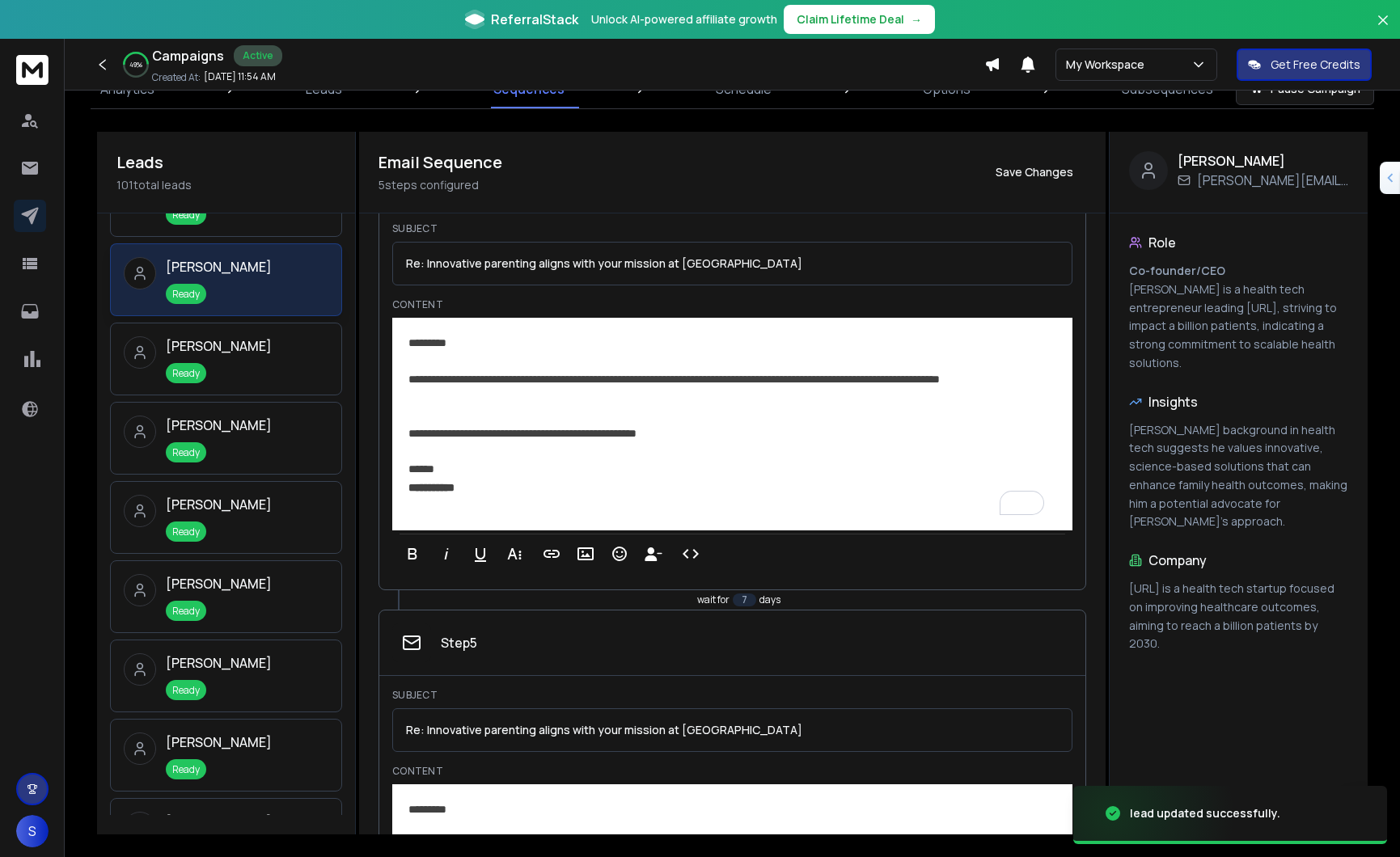
click at [521, 511] on div "To enrich screen reader interactions, please activate Accessibility in Grammarl…" at bounding box center [732, 506] width 648 height 18
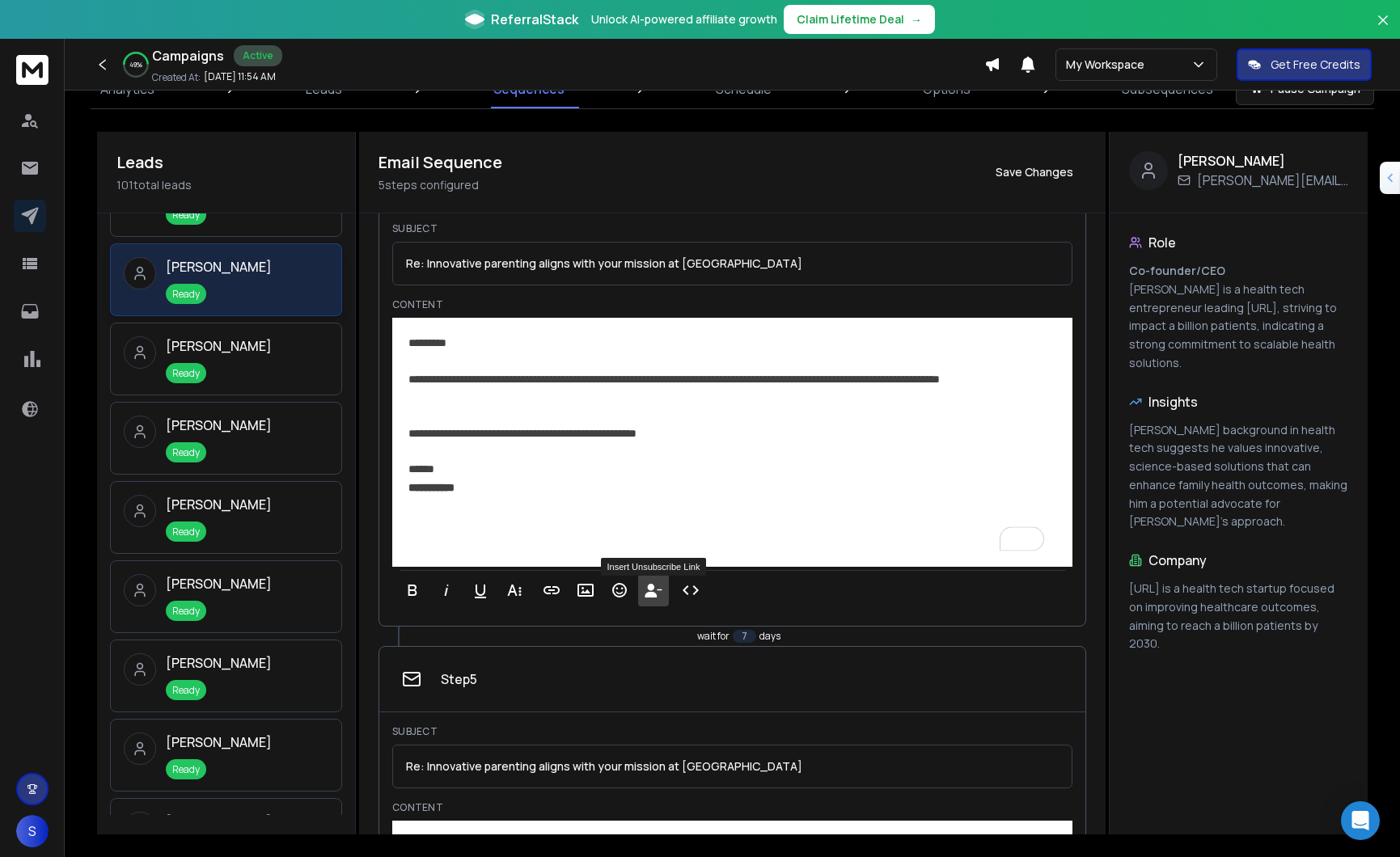
click at [664, 594] on button "Insert Unsubscribe Link" at bounding box center [654, 591] width 31 height 32
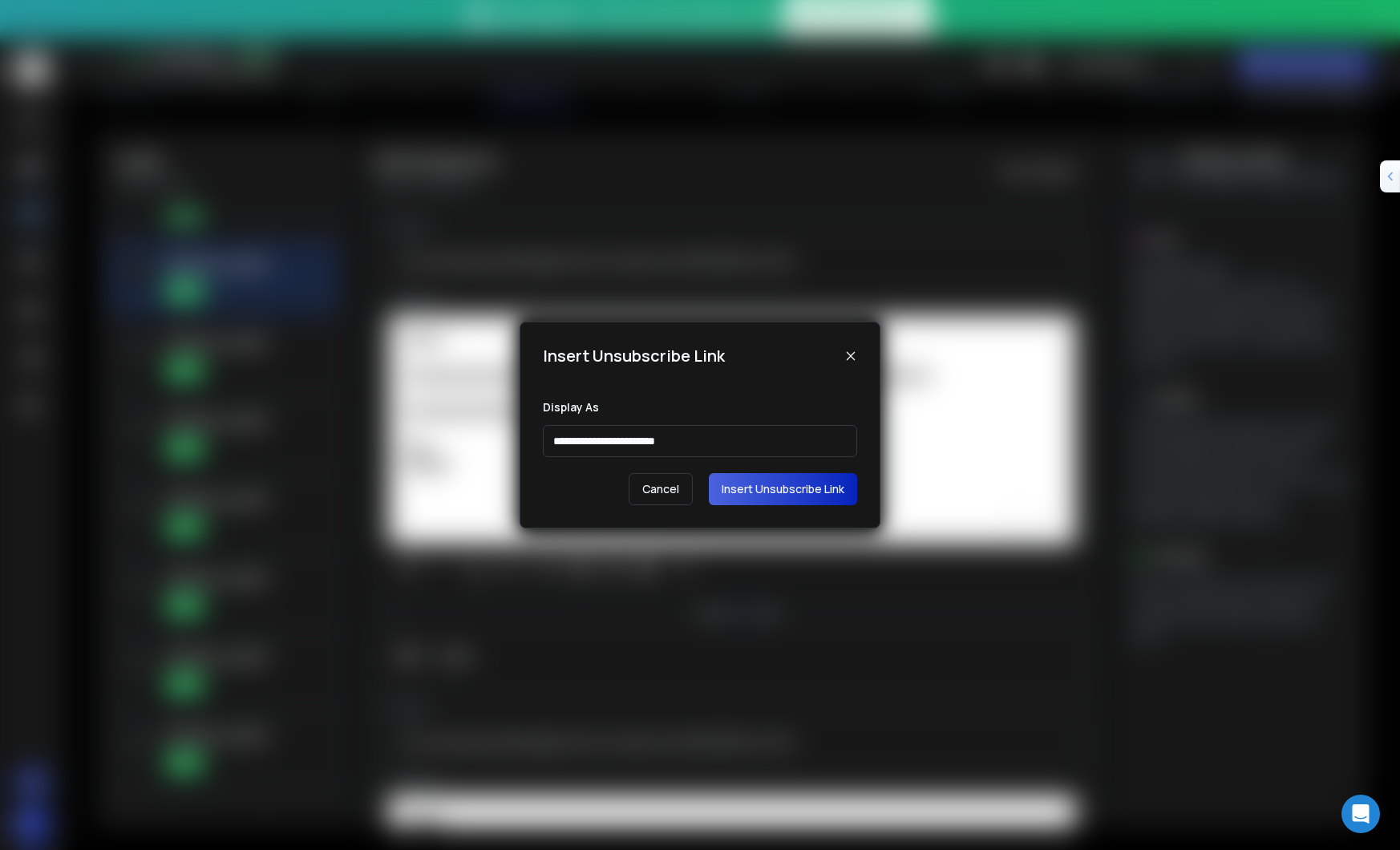
click at [797, 502] on button "Insert Unsubscribe Link" at bounding box center [783, 490] width 148 height 32
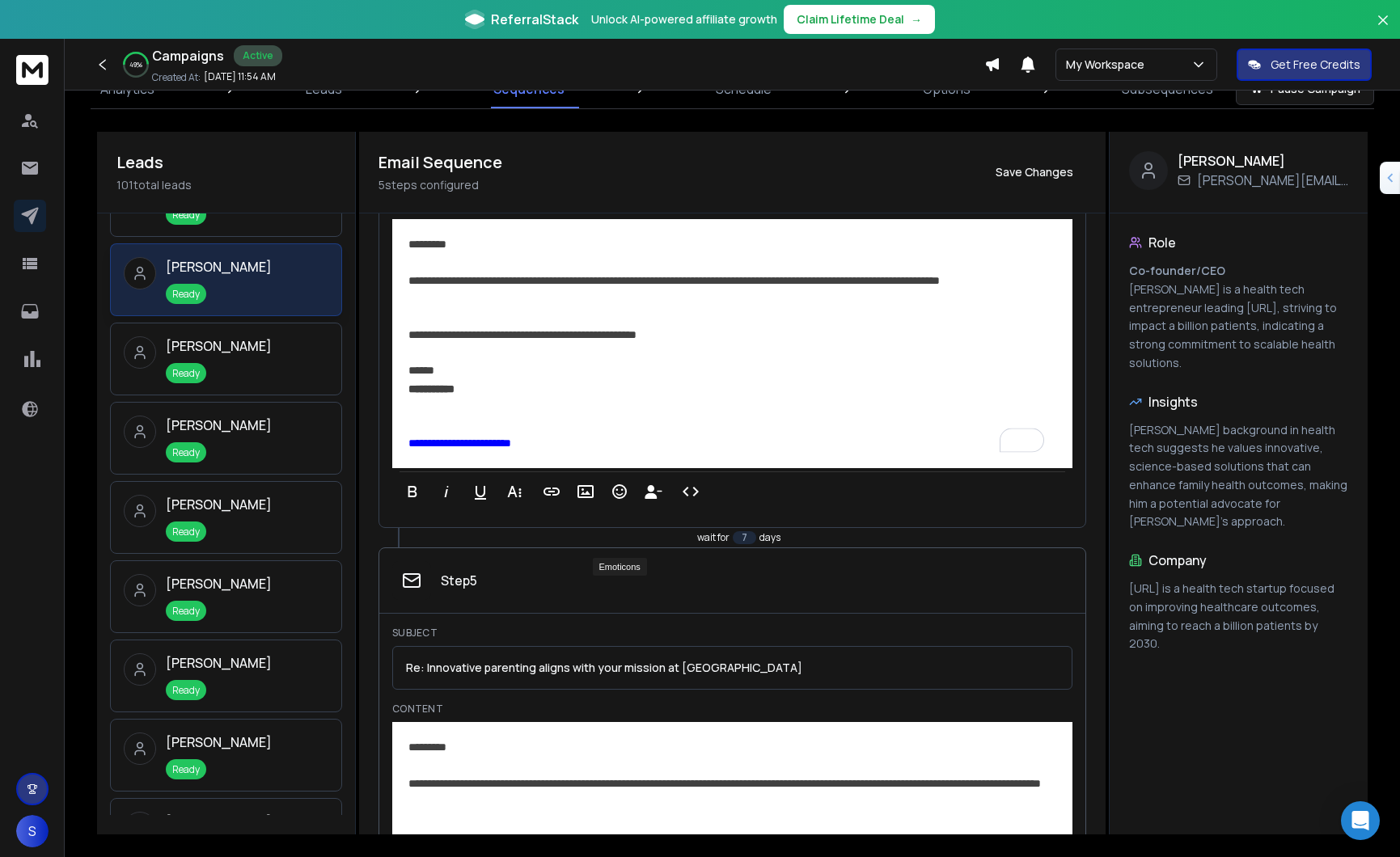
scroll to position [2026, 0]
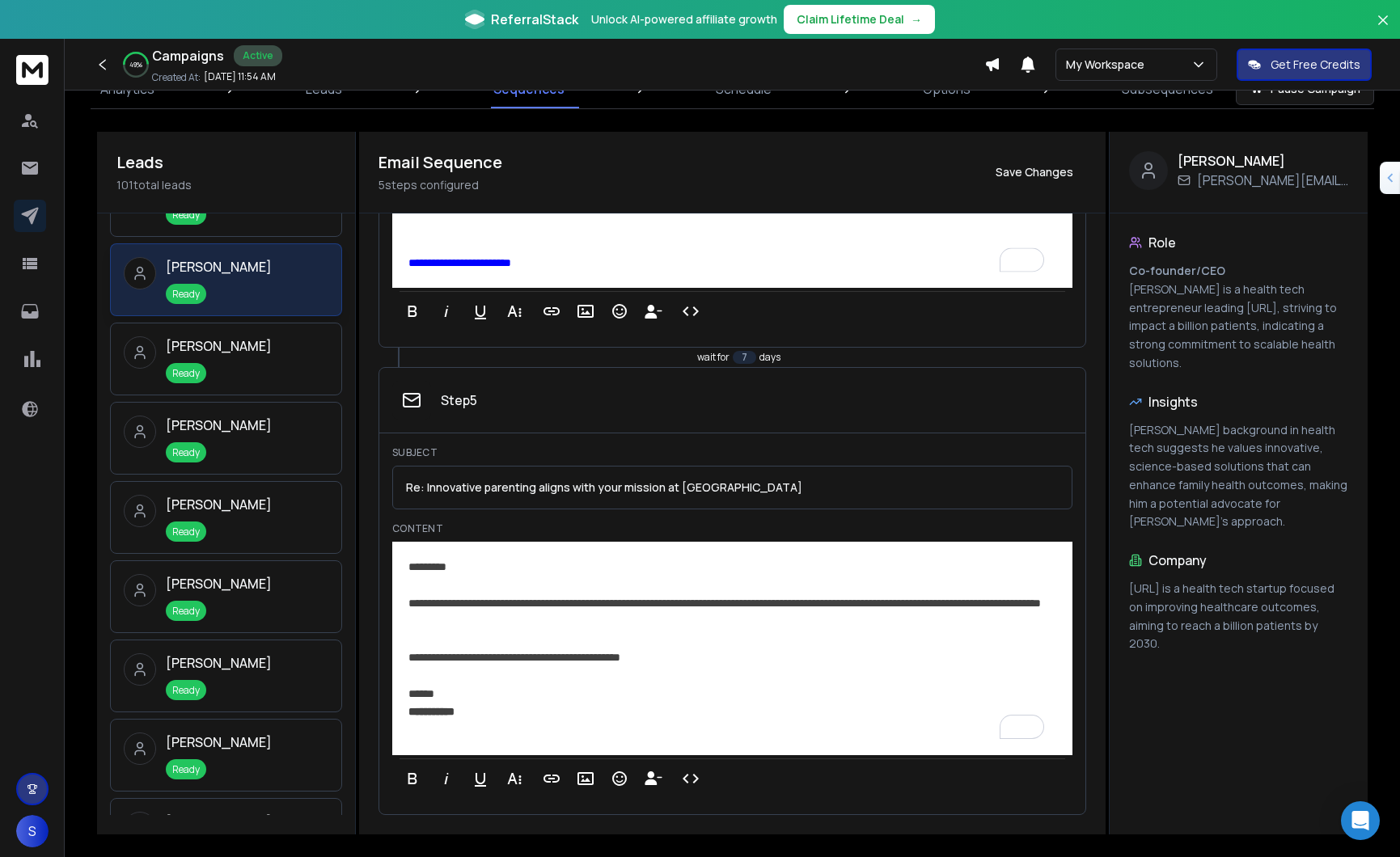
click at [503, 727] on div "To enrich screen reader interactions, please activate Accessibility in Grammarl…" at bounding box center [732, 730] width 648 height 18
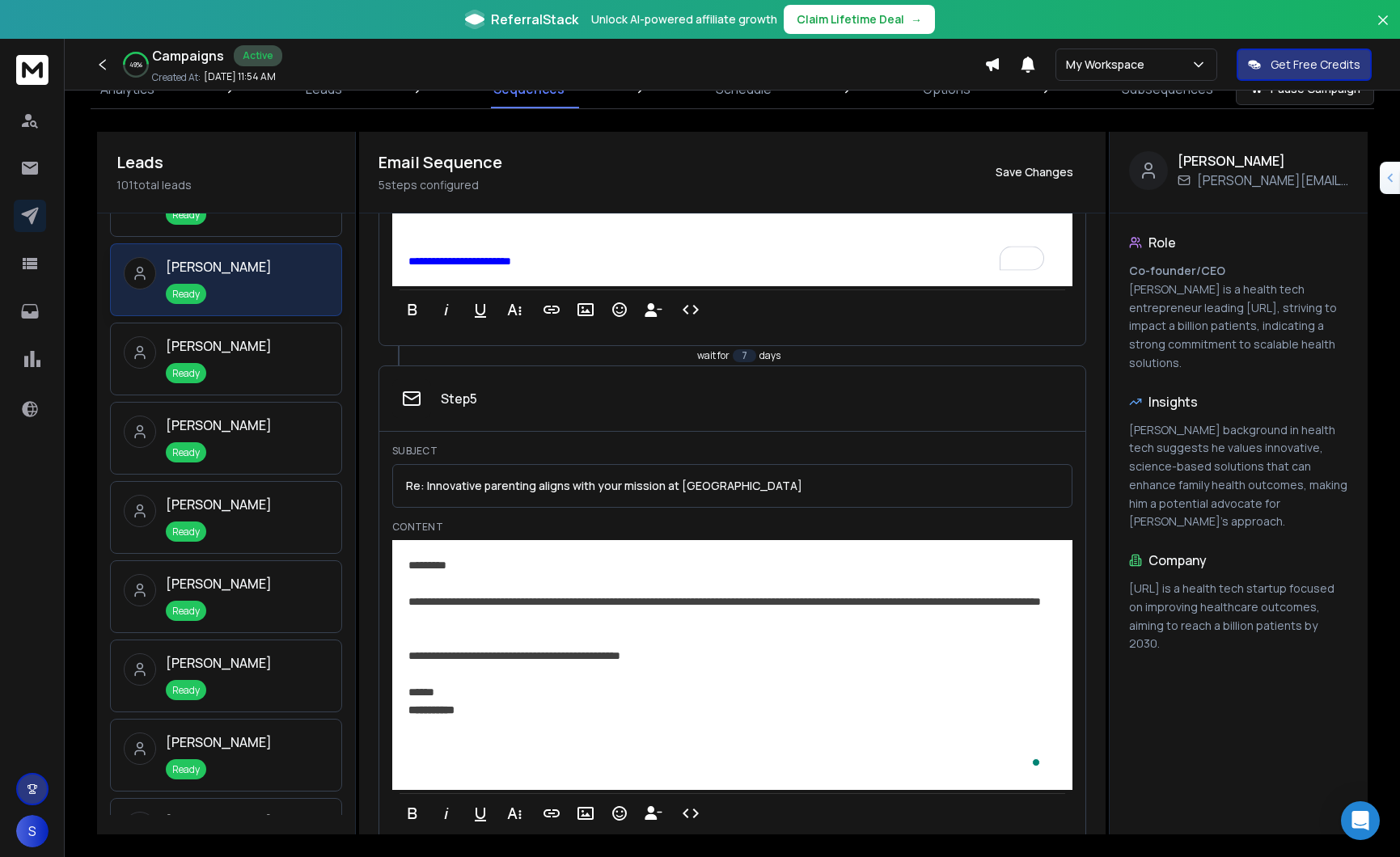
click at [638, 834] on div "Insert Link Insert Image Emoticons Insert Unsubscribe Link" at bounding box center [603, 814] width 136 height 39
click at [646, 826] on button "Insert Unsubscribe Link" at bounding box center [654, 814] width 31 height 32
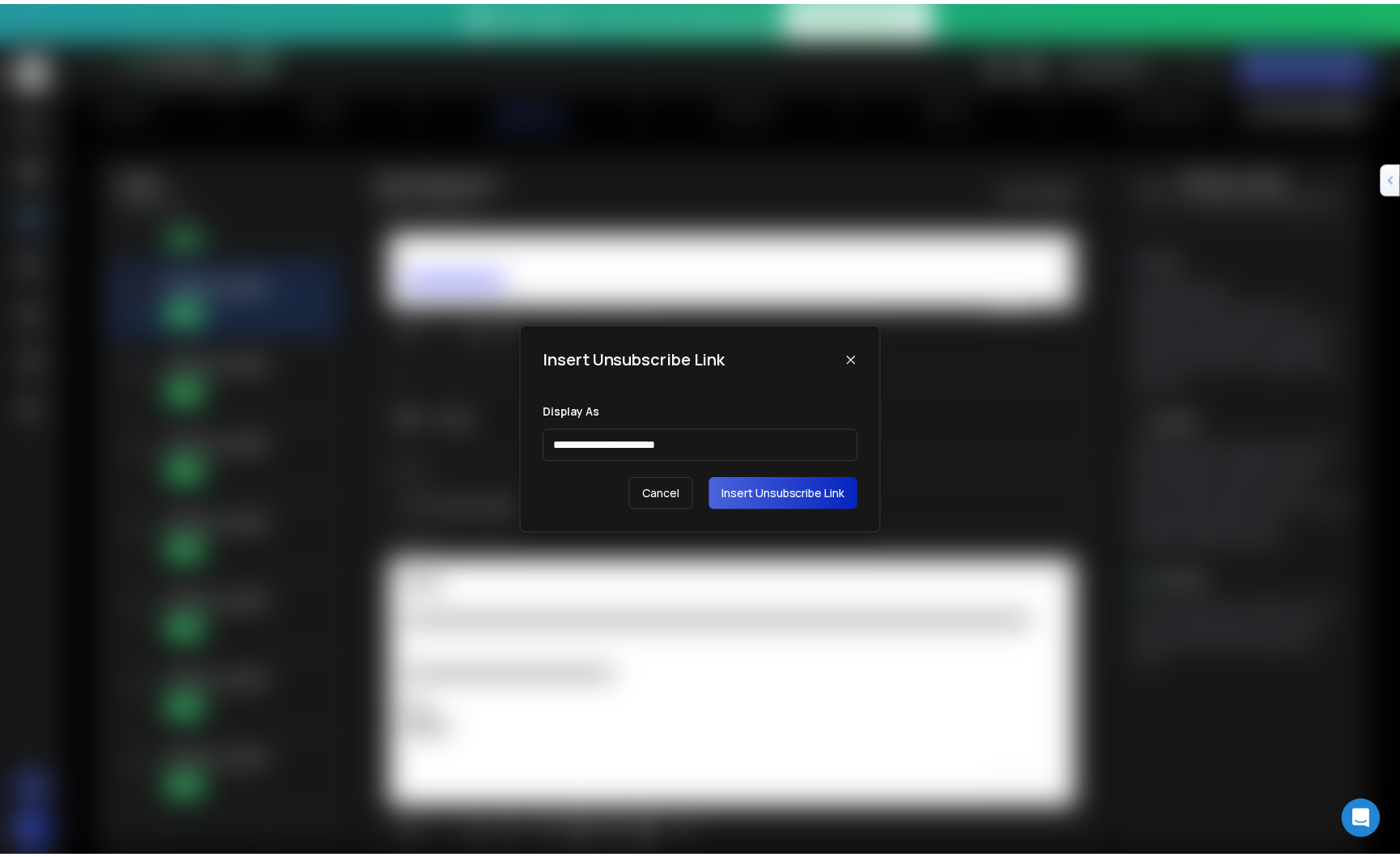
scroll to position [86, 0]
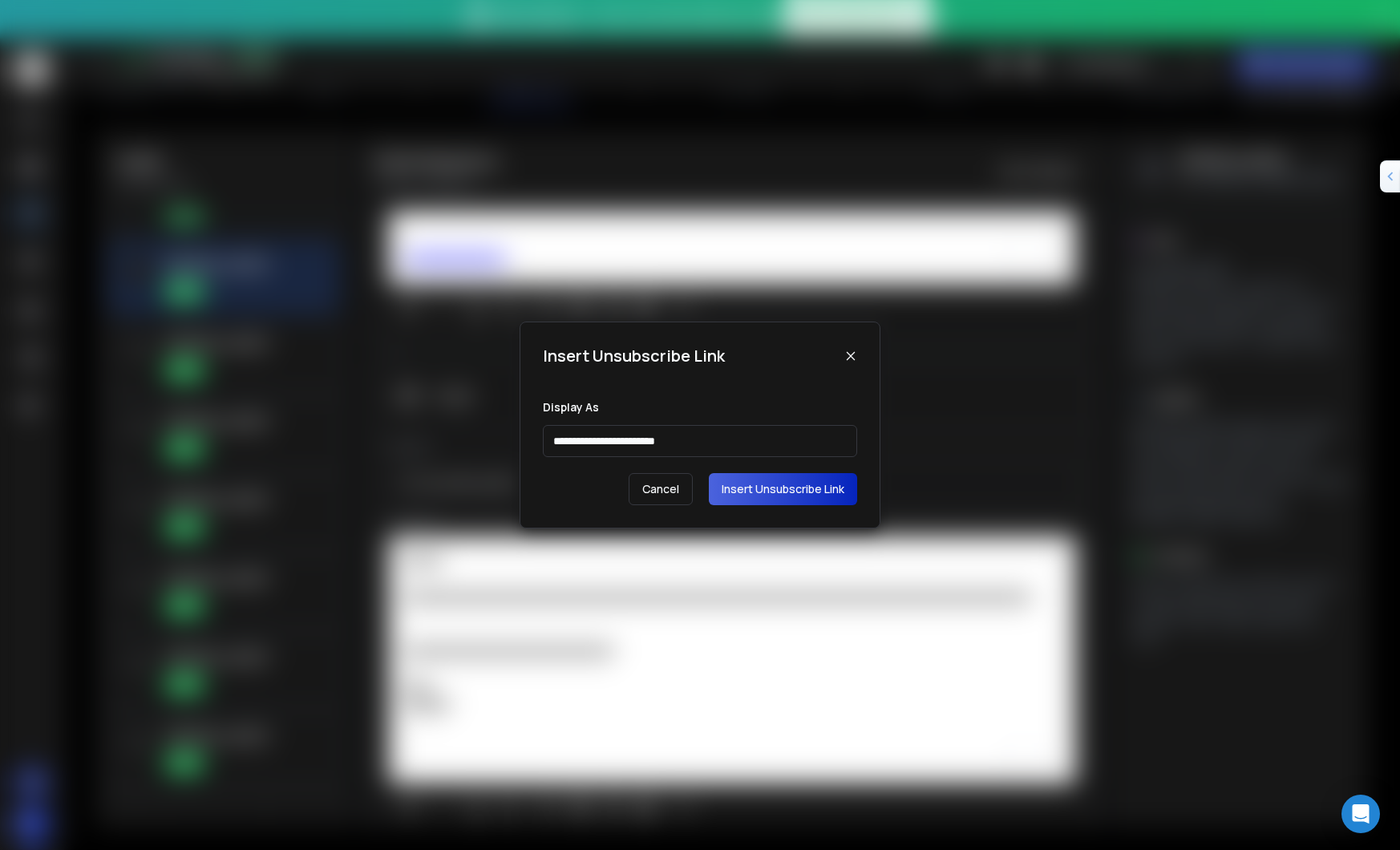
click at [781, 496] on button "Insert Unsubscribe Link" at bounding box center [783, 490] width 148 height 32
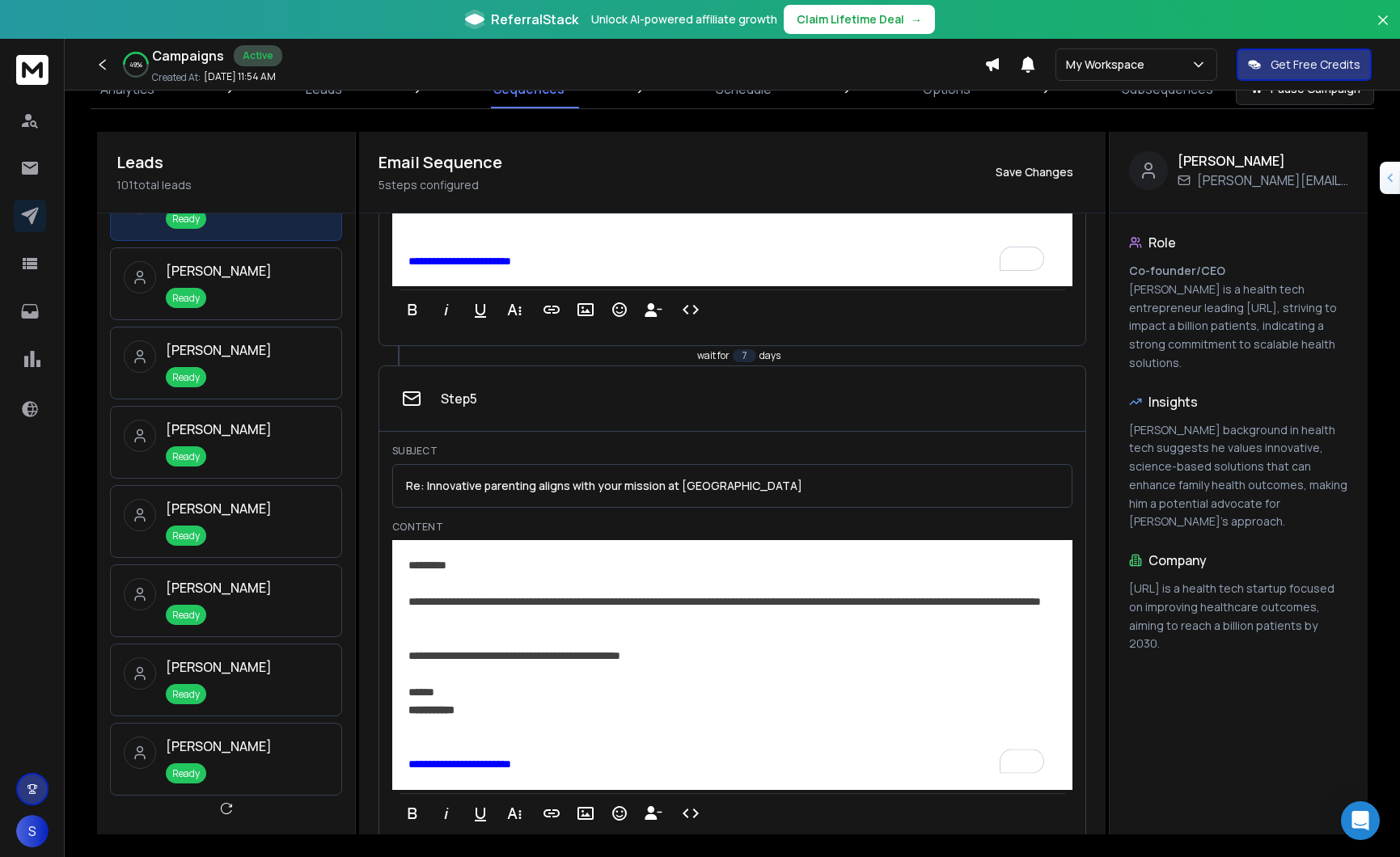
scroll to position [0, 0]
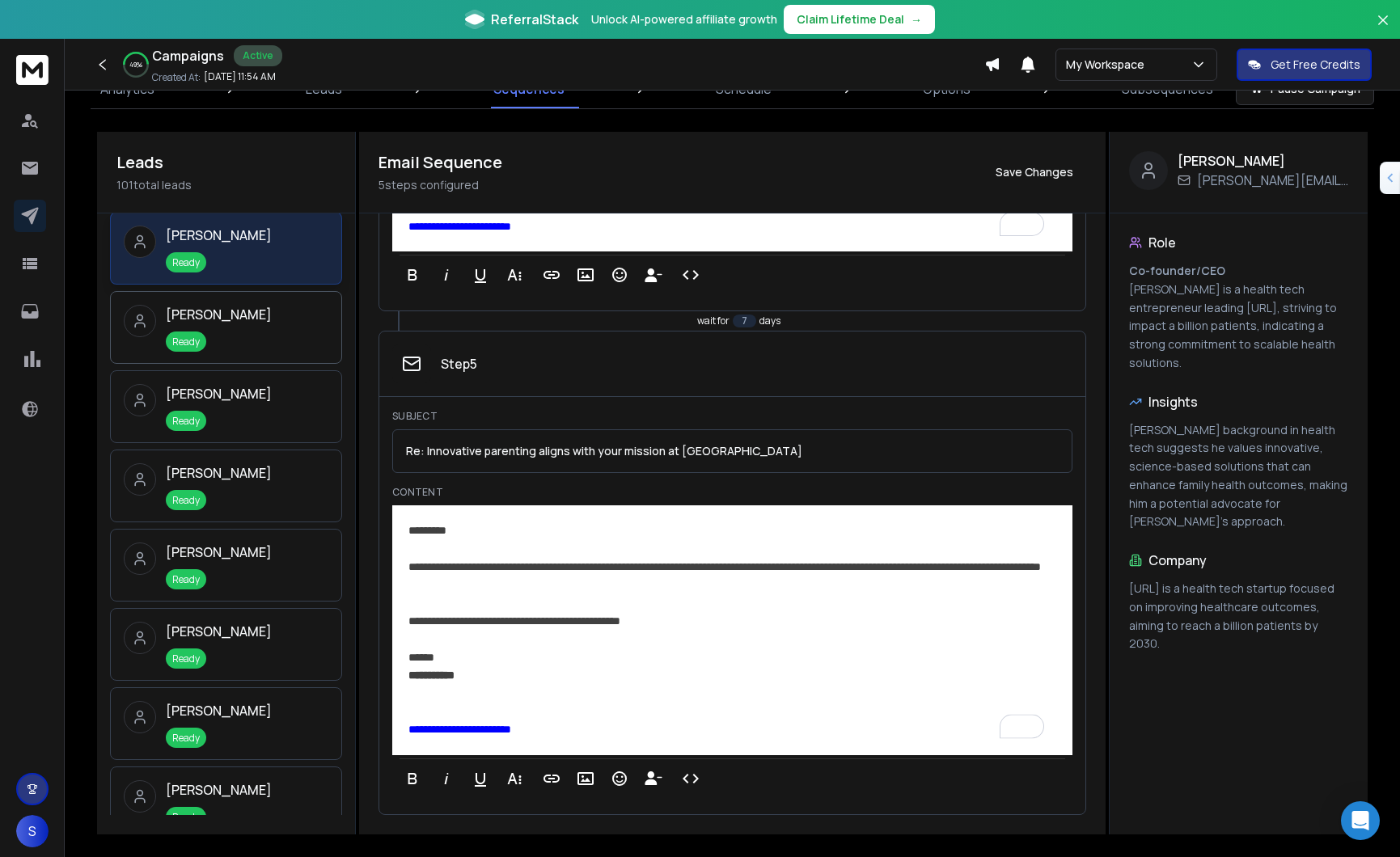
click at [228, 338] on div "Ready" at bounding box center [247, 341] width 163 height 19
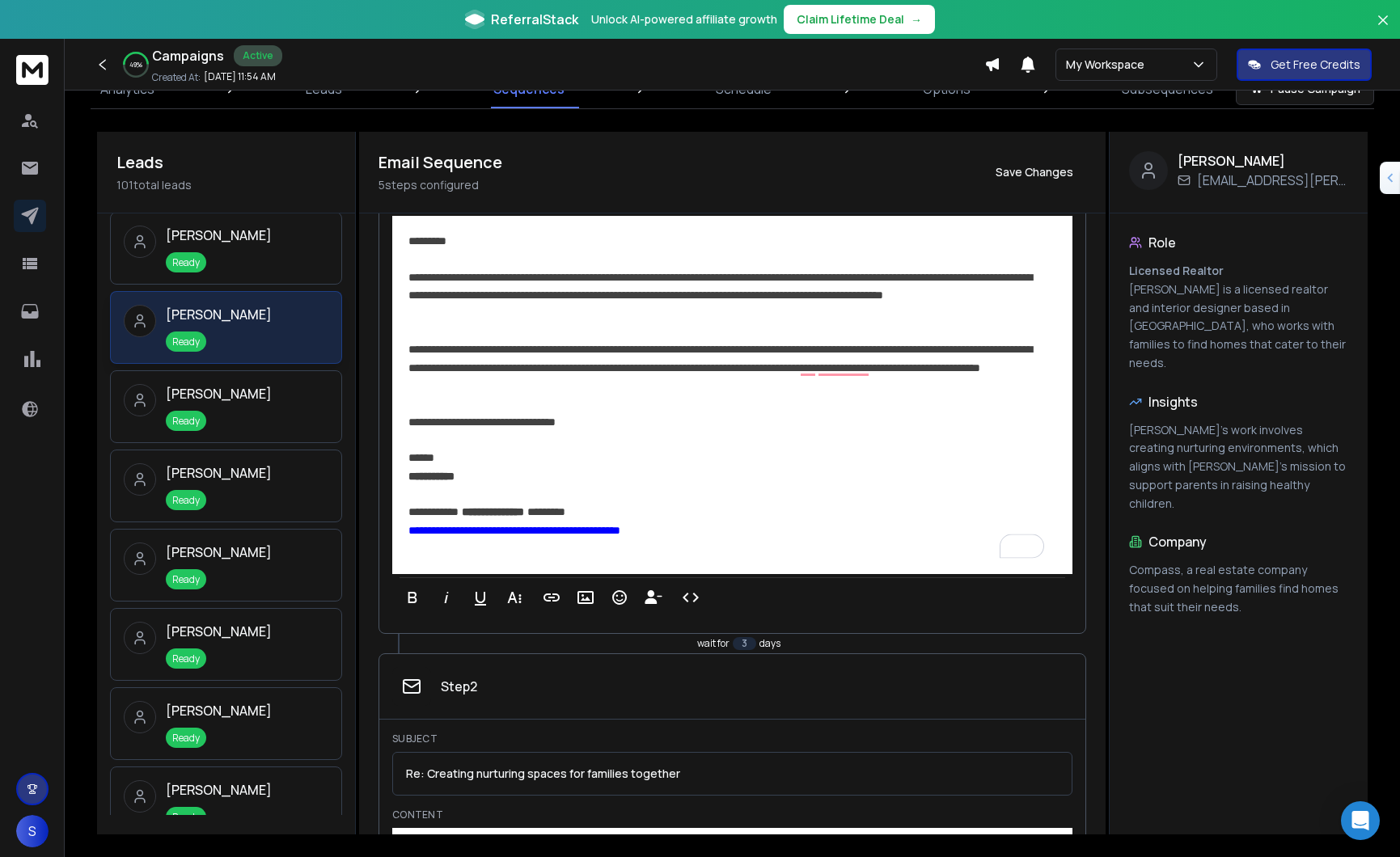
click at [514, 562] on div "**********" at bounding box center [732, 395] width 681 height 358
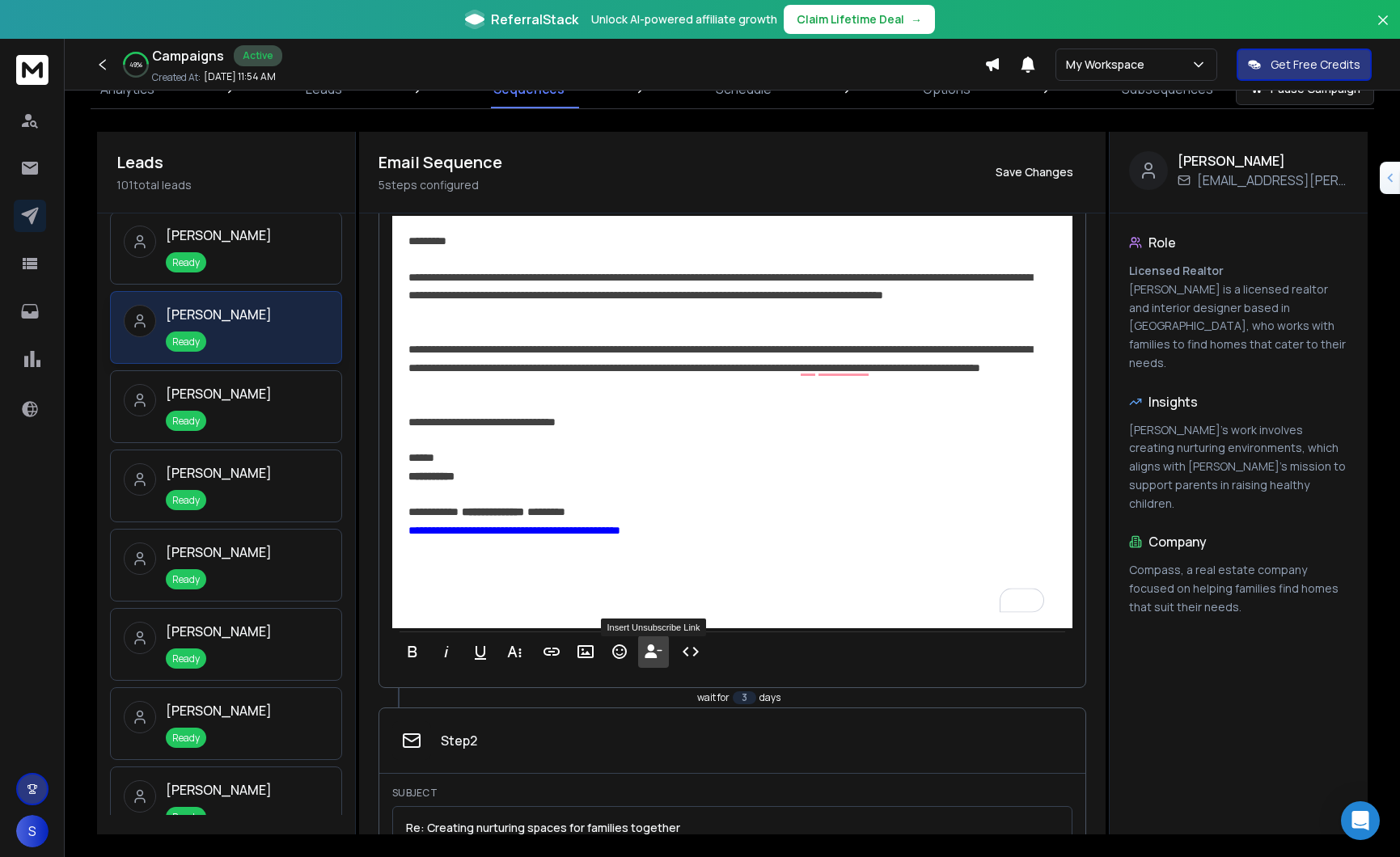
click at [663, 653] on icon "button" at bounding box center [654, 651] width 19 height 14
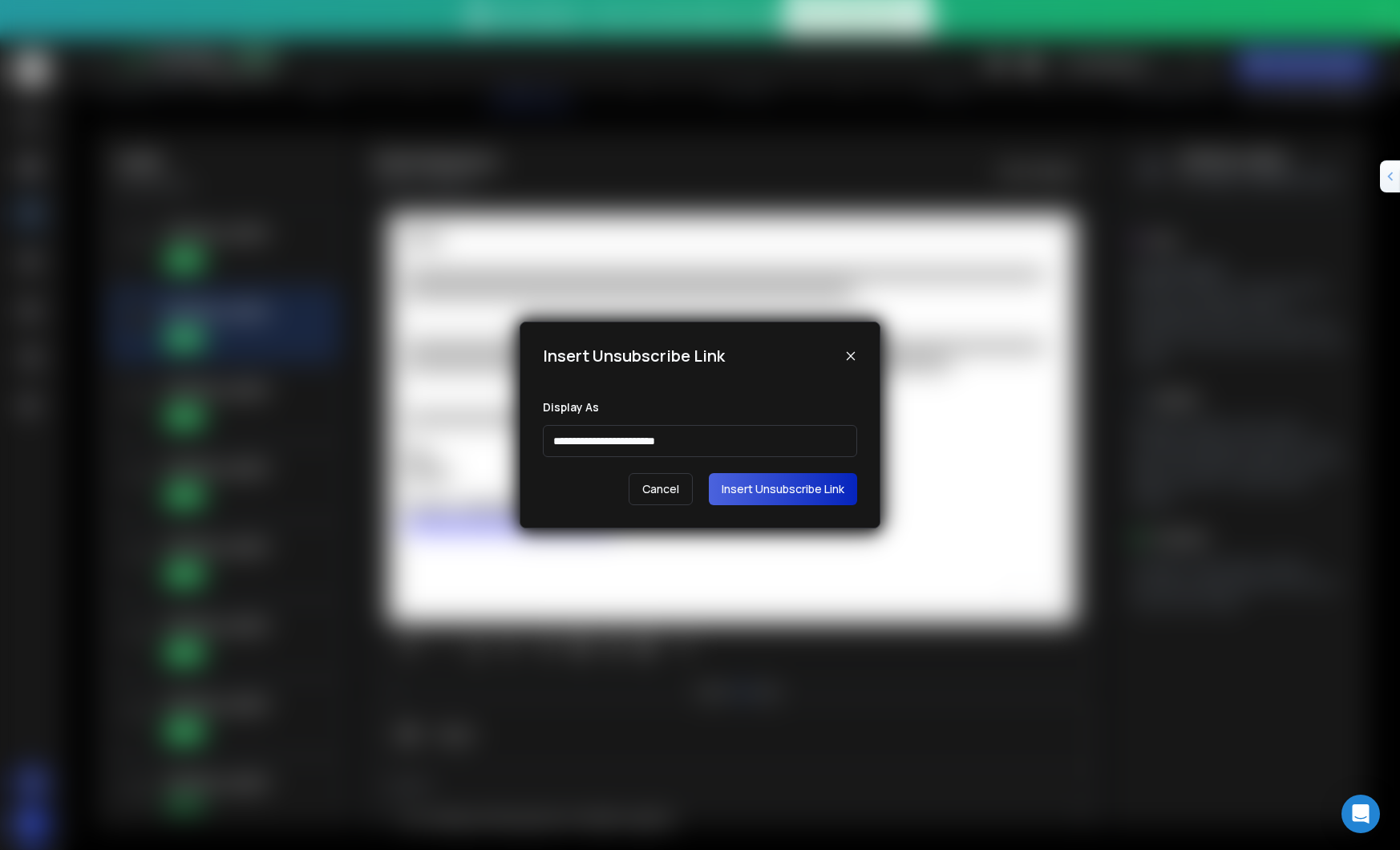
click at [784, 462] on div "**********" at bounding box center [700, 453] width 314 height 106
click at [777, 479] on button "Insert Unsubscribe Link" at bounding box center [783, 490] width 148 height 32
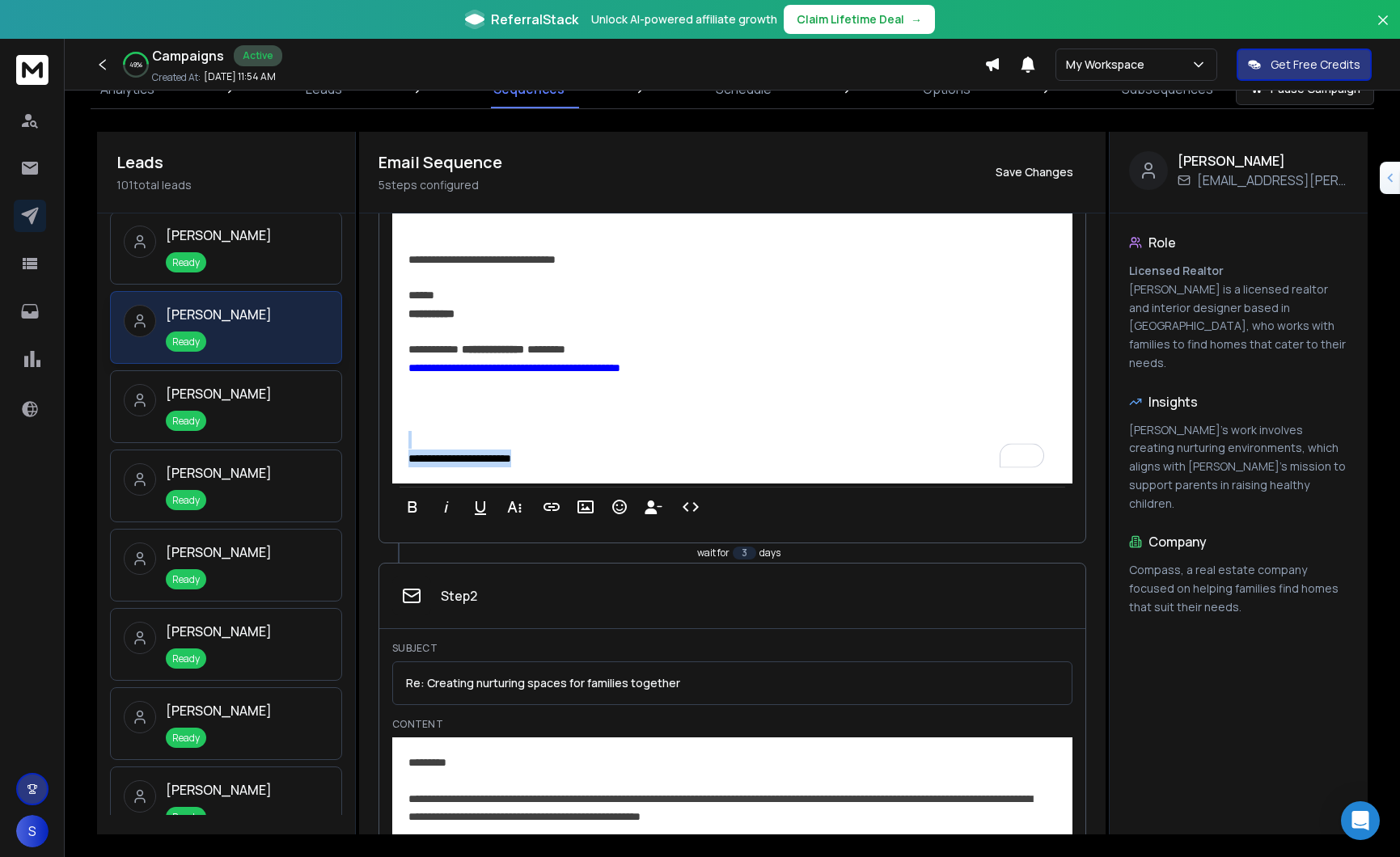
drag, startPoint x: 576, startPoint y: 460, endPoint x: 397, endPoint y: 448, distance: 179.4
click at [397, 448] on div "**********" at bounding box center [732, 269] width 681 height 431
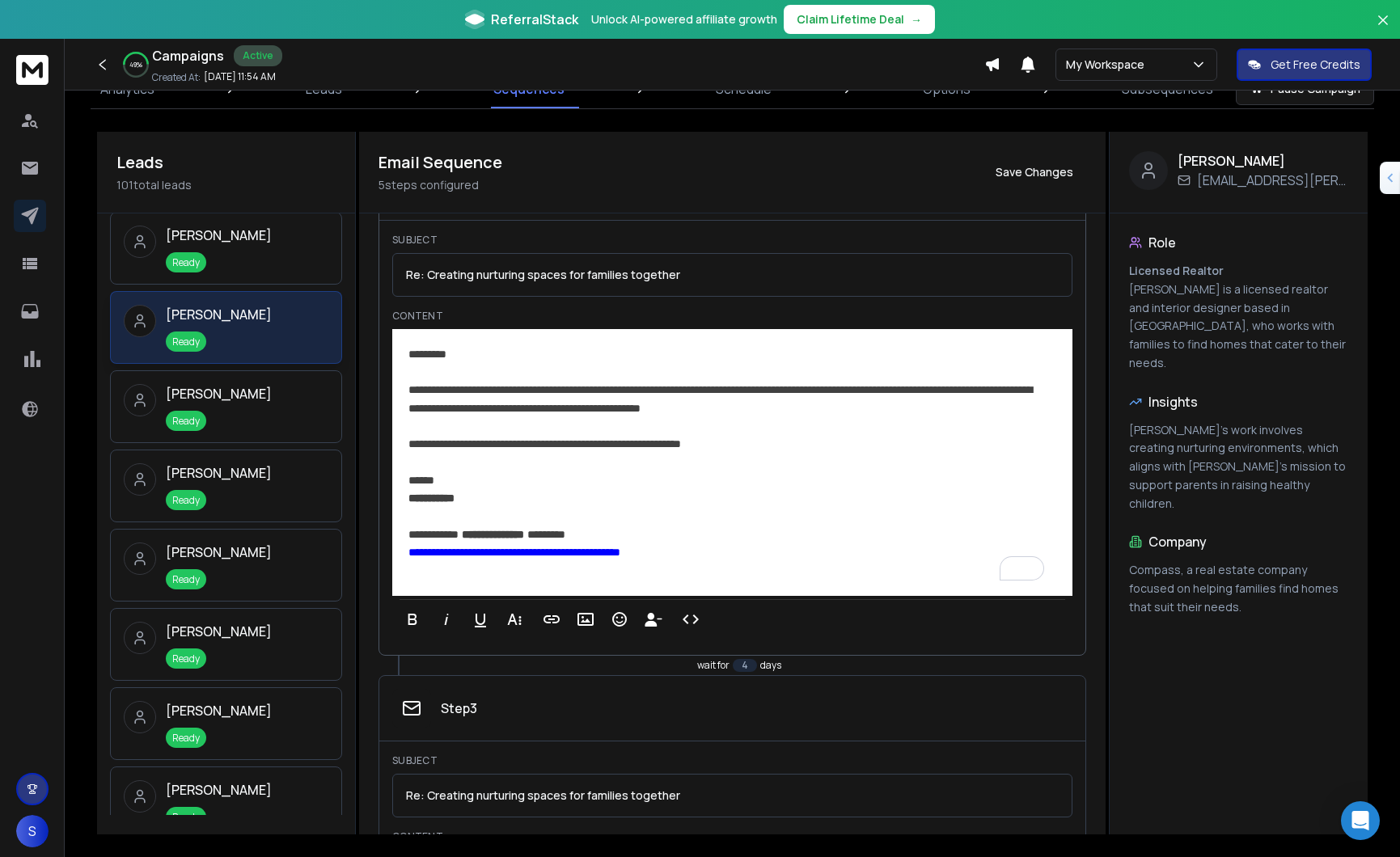
click at [500, 577] on div "To enrich screen reader interactions, please activate Accessibility in Grammarl…" at bounding box center [732, 571] width 648 height 18
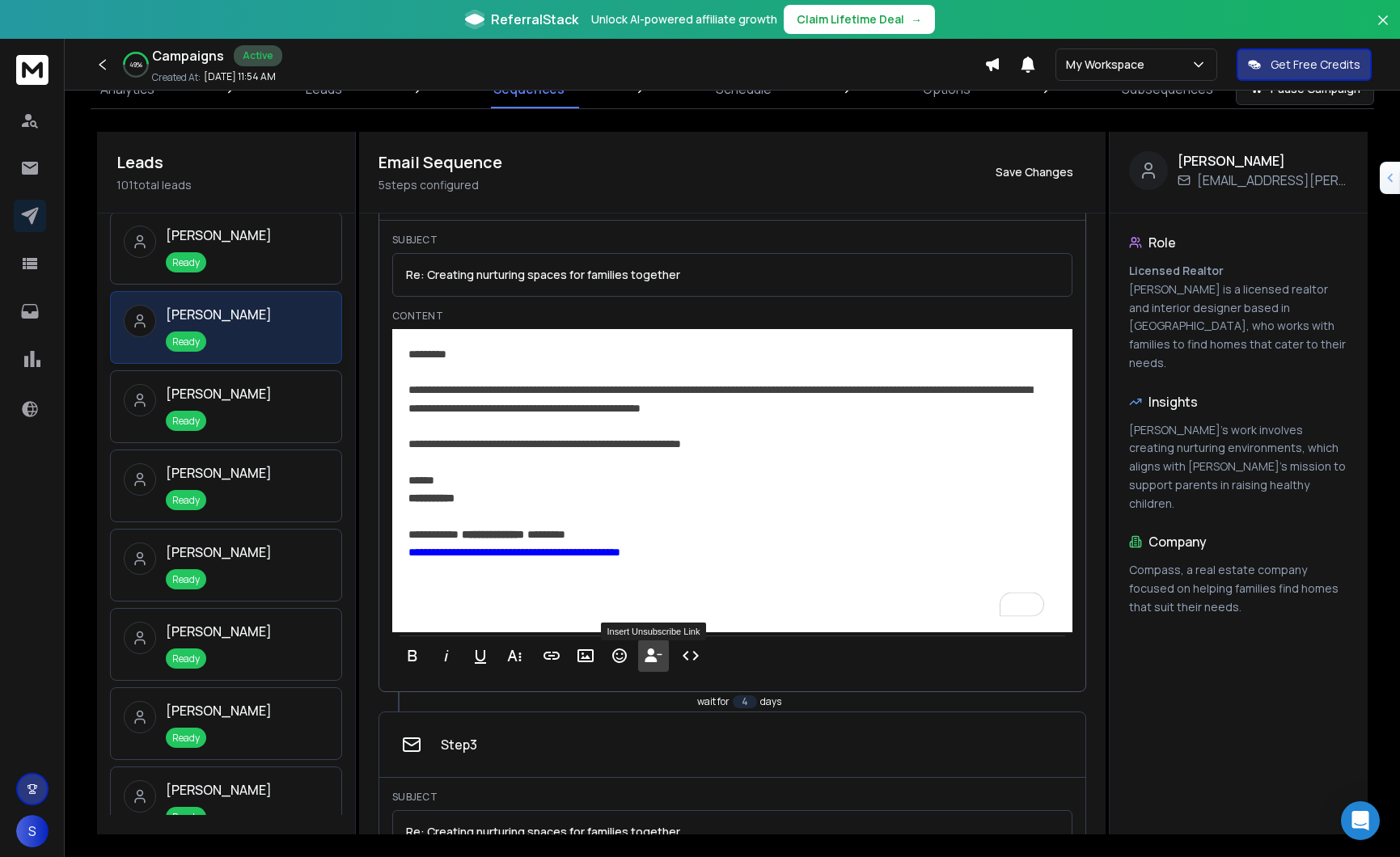
click at [650, 655] on icon "button" at bounding box center [653, 655] width 17 height 14
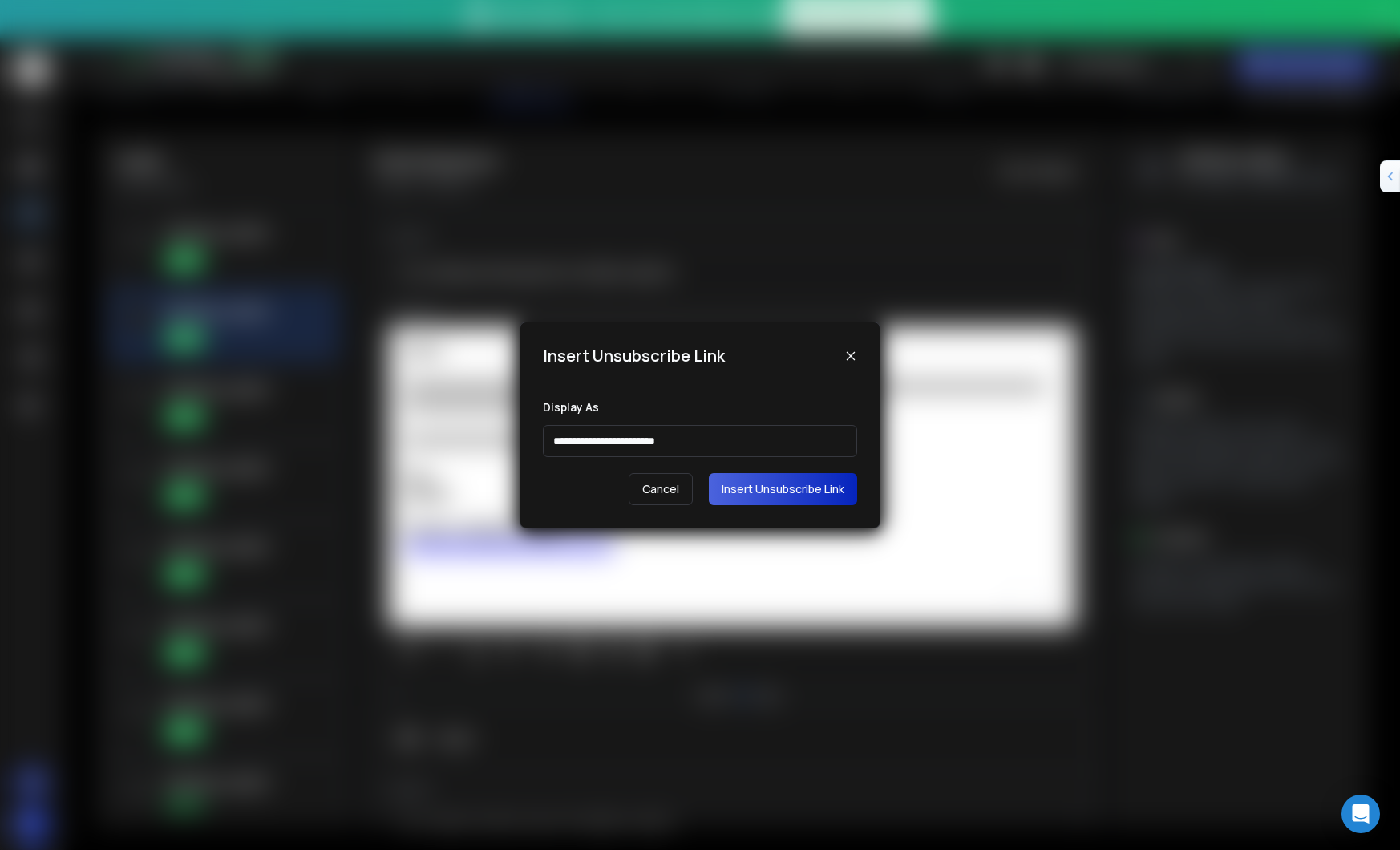
click at [757, 497] on button "Insert Unsubscribe Link" at bounding box center [783, 490] width 148 height 32
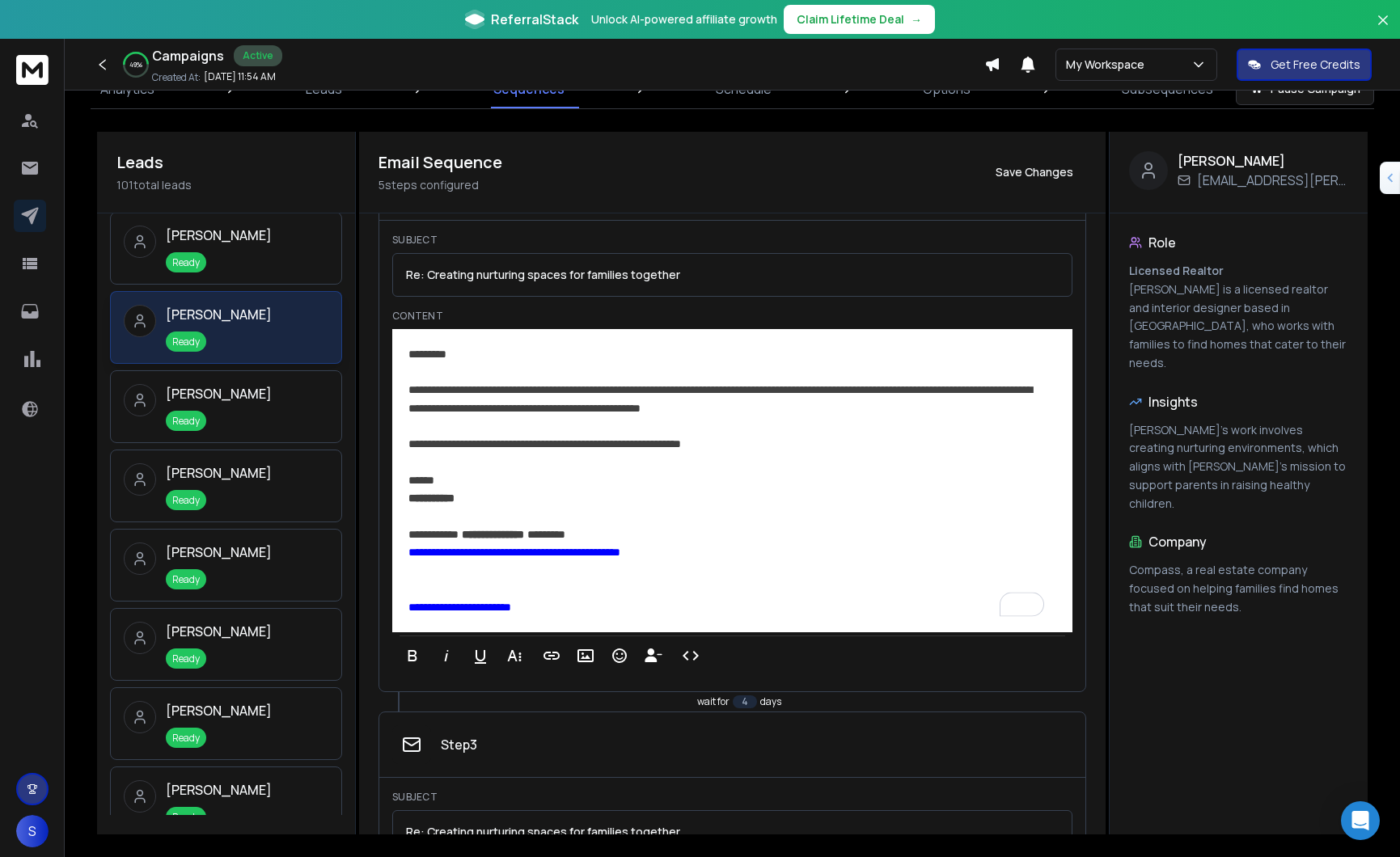
click at [586, 583] on div "To enrich screen reader interactions, please activate Accessibility in Grammarl…" at bounding box center [732, 589] width 648 height 18
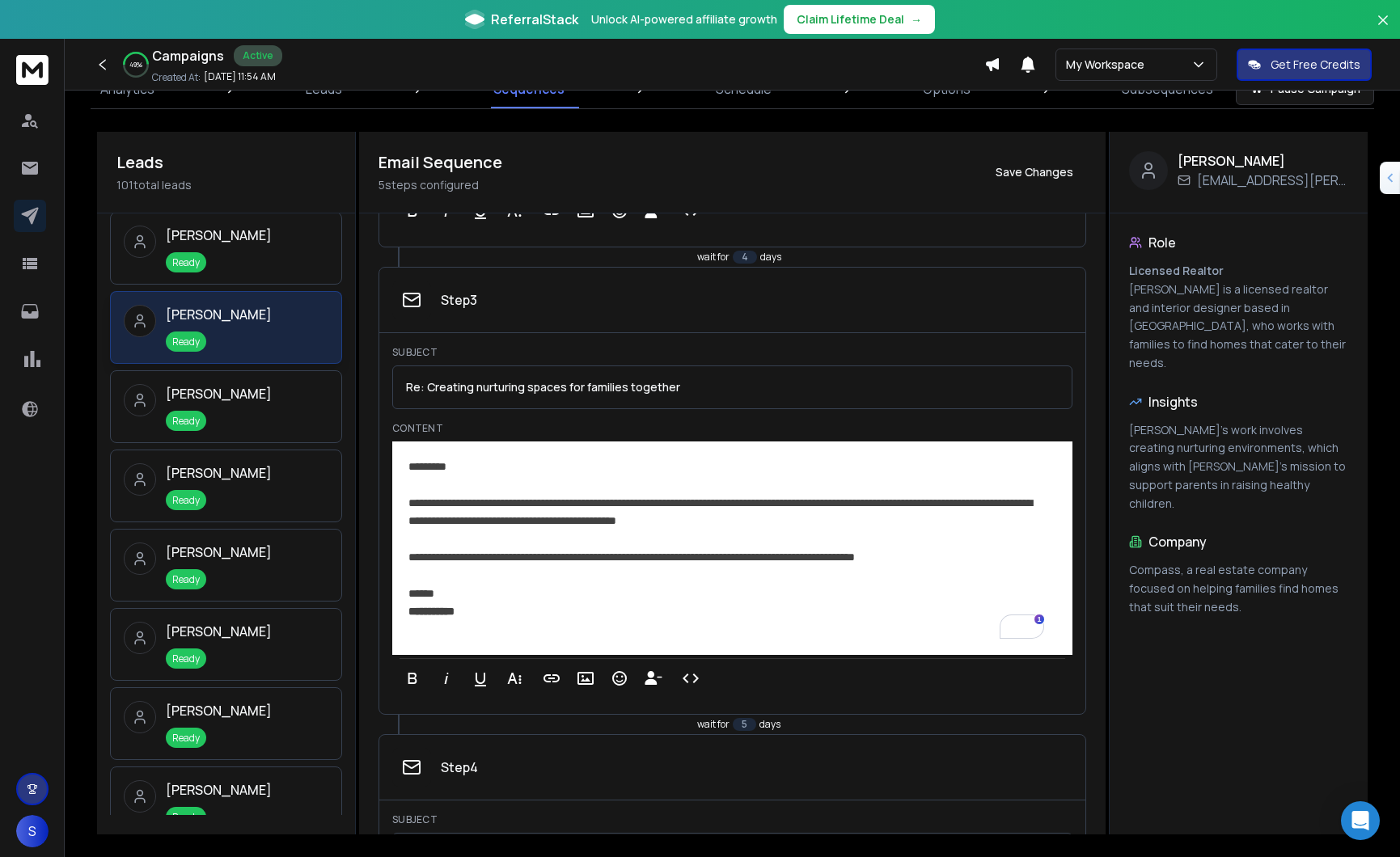
scroll to position [1274, 0]
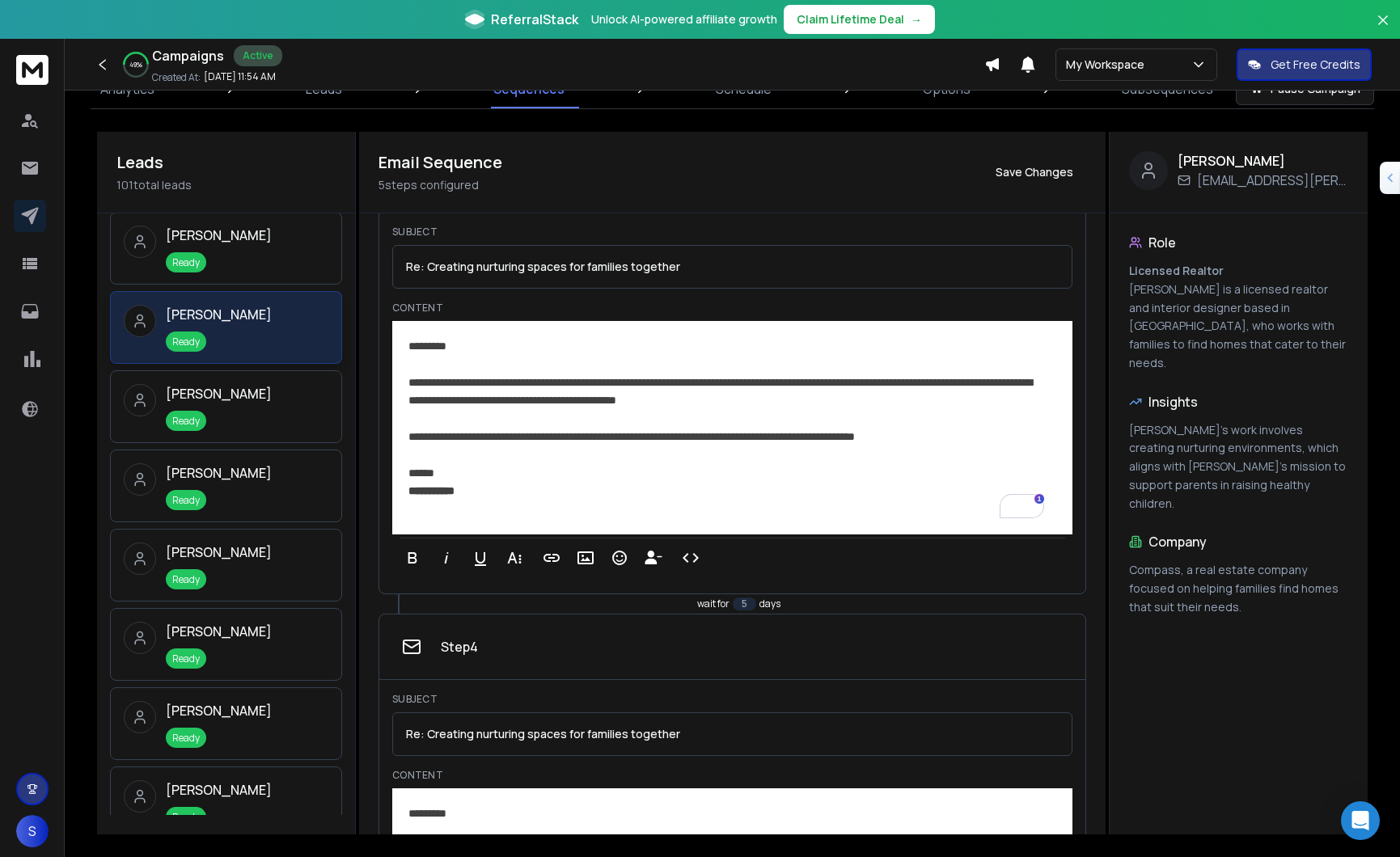
click at [441, 514] on div "To enrich screen reader interactions, please activate Accessibility in Grammarl…" at bounding box center [732, 509] width 648 height 18
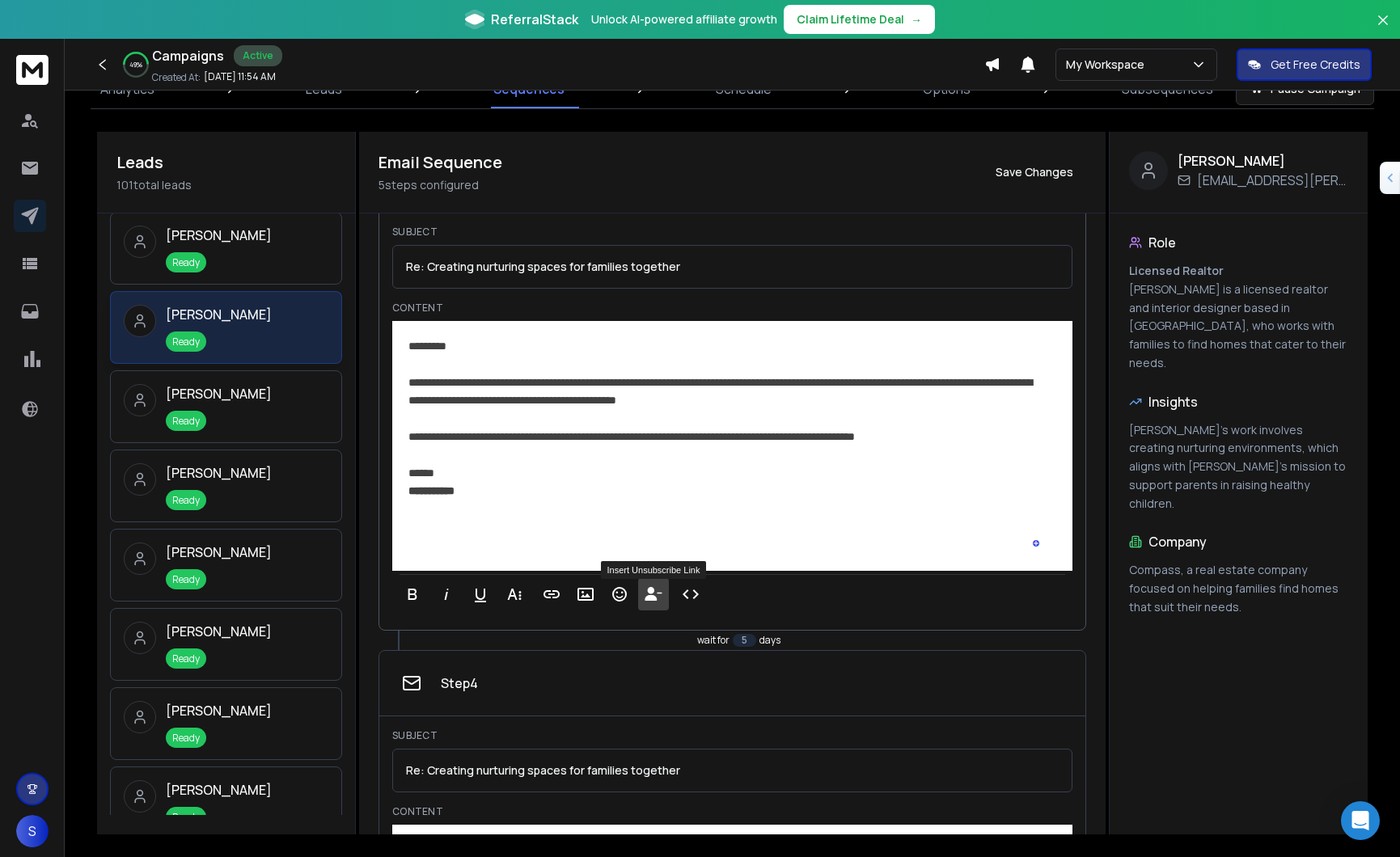
click at [654, 593] on icon "button" at bounding box center [654, 594] width 19 height 14
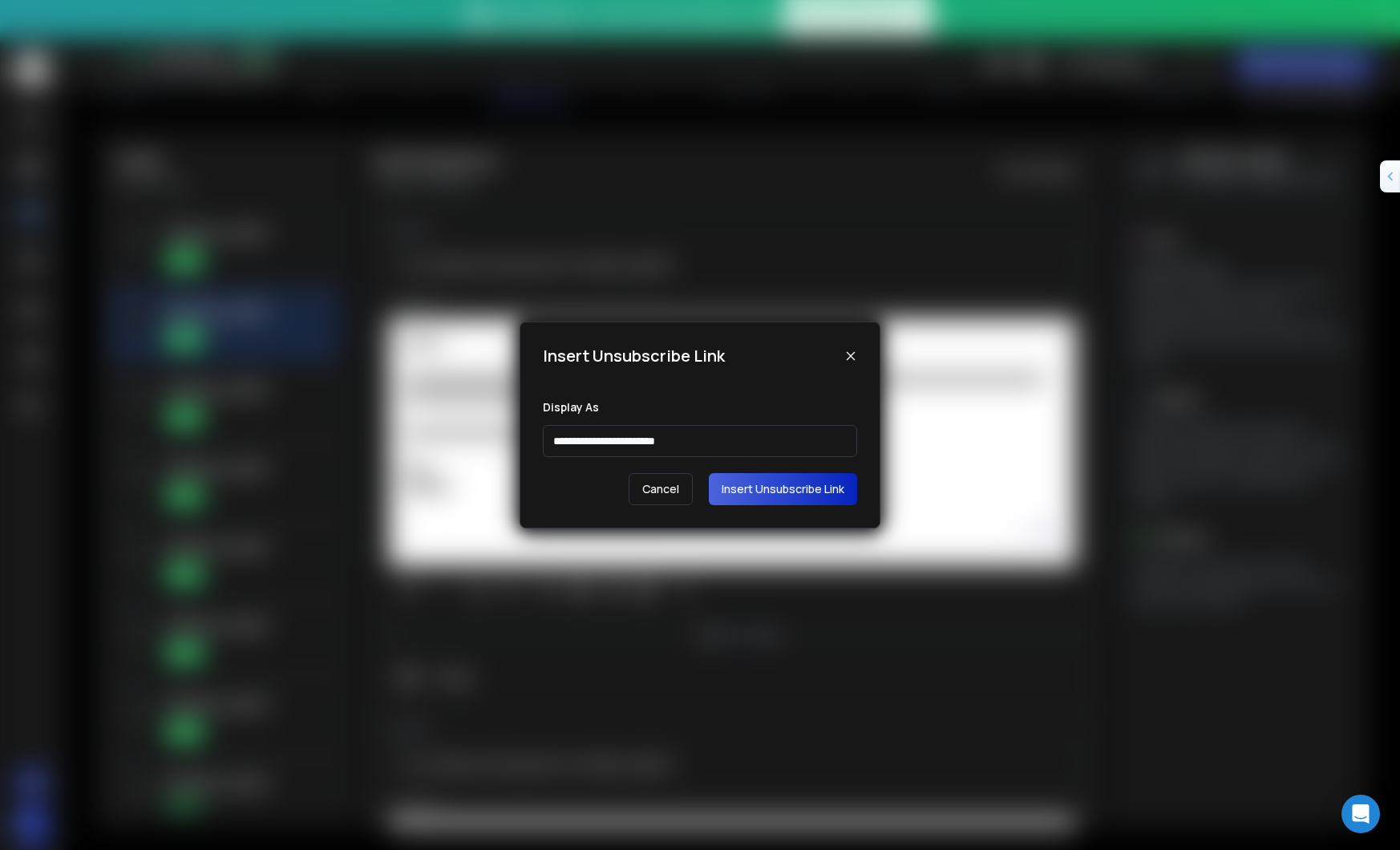
click at [772, 483] on button "Insert Unsubscribe Link" at bounding box center [783, 490] width 148 height 32
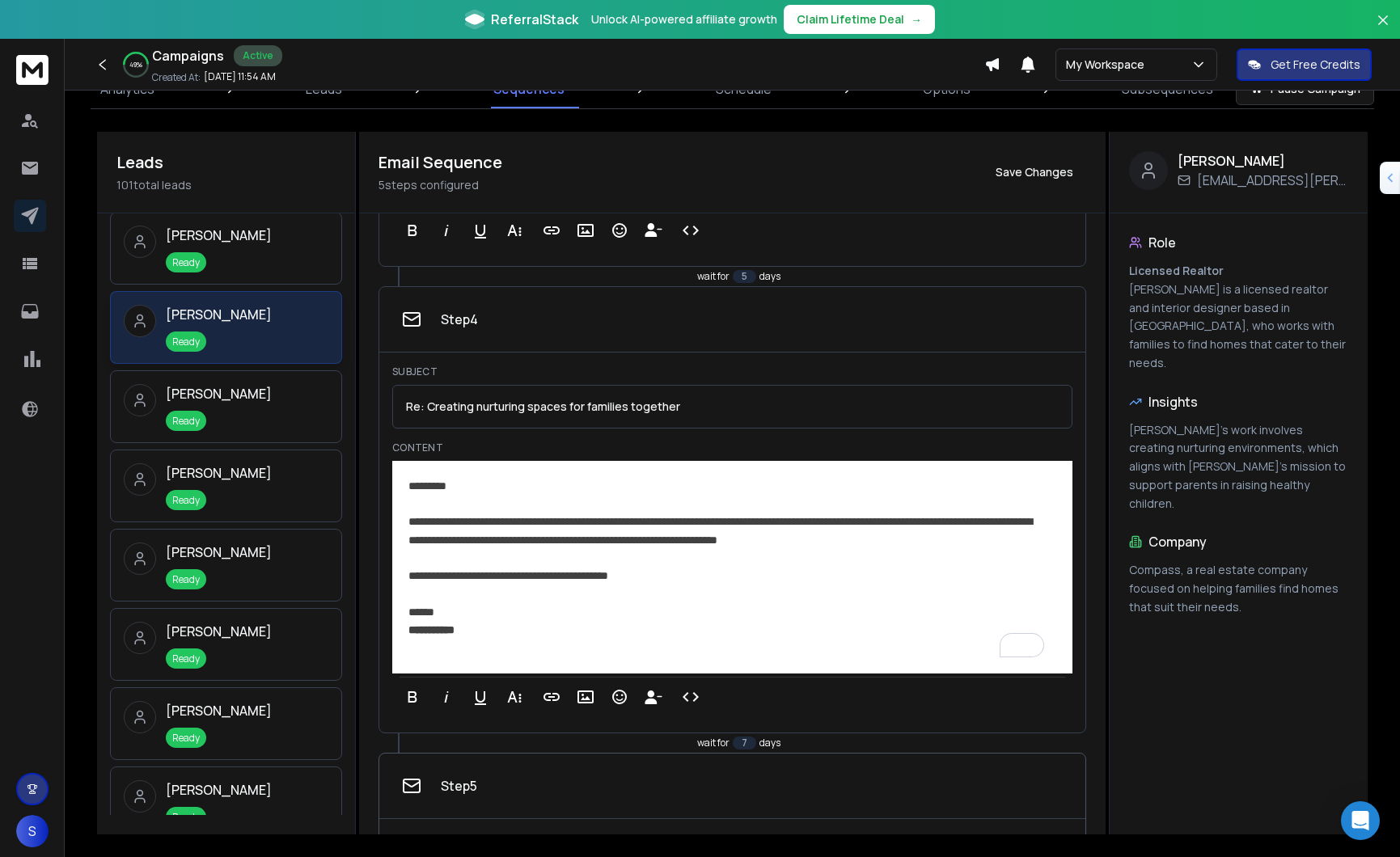
scroll to position [1761, 0]
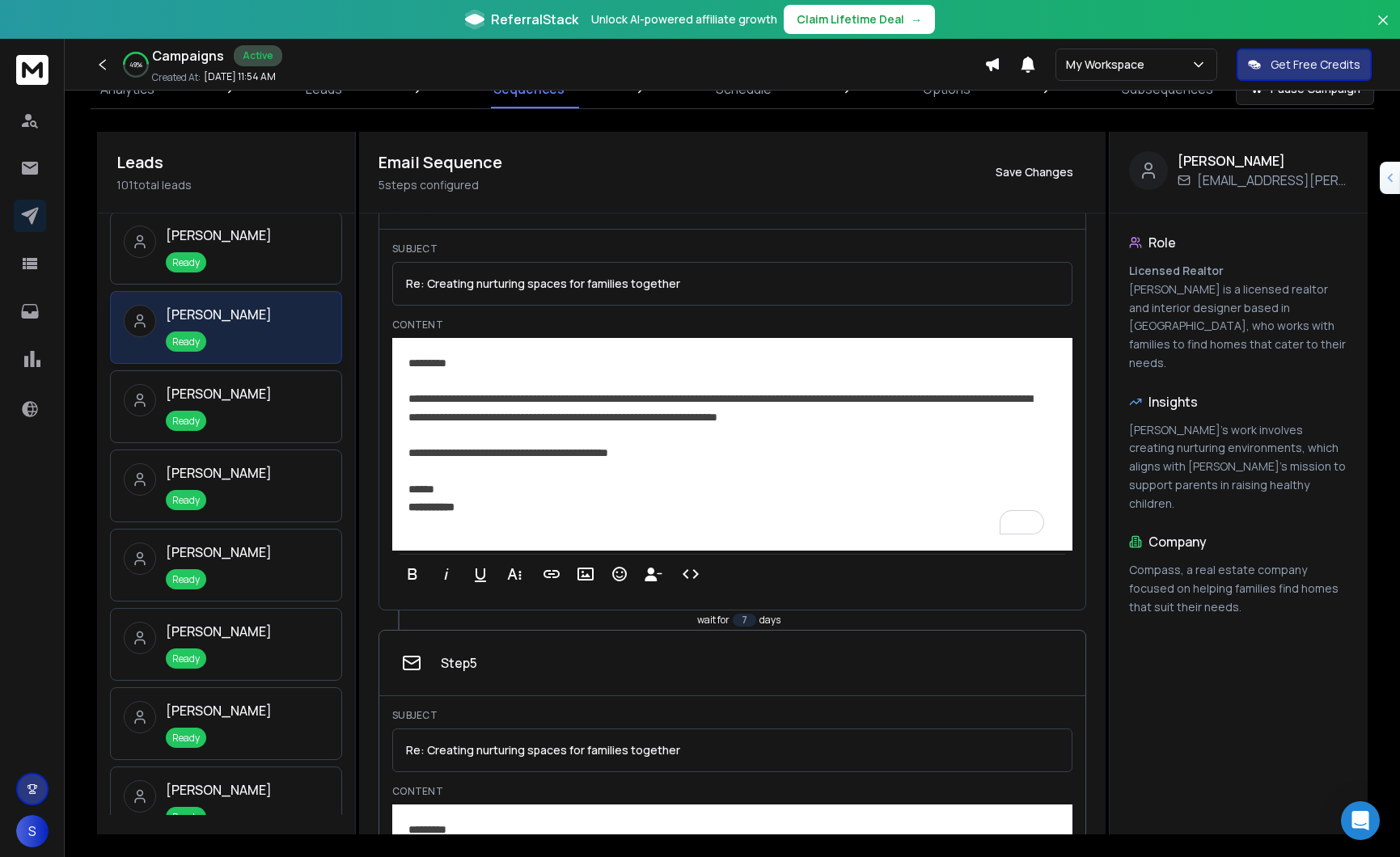
click at [448, 530] on div "To enrich screen reader interactions, please activate Accessibility in Grammarl…" at bounding box center [732, 526] width 648 height 18
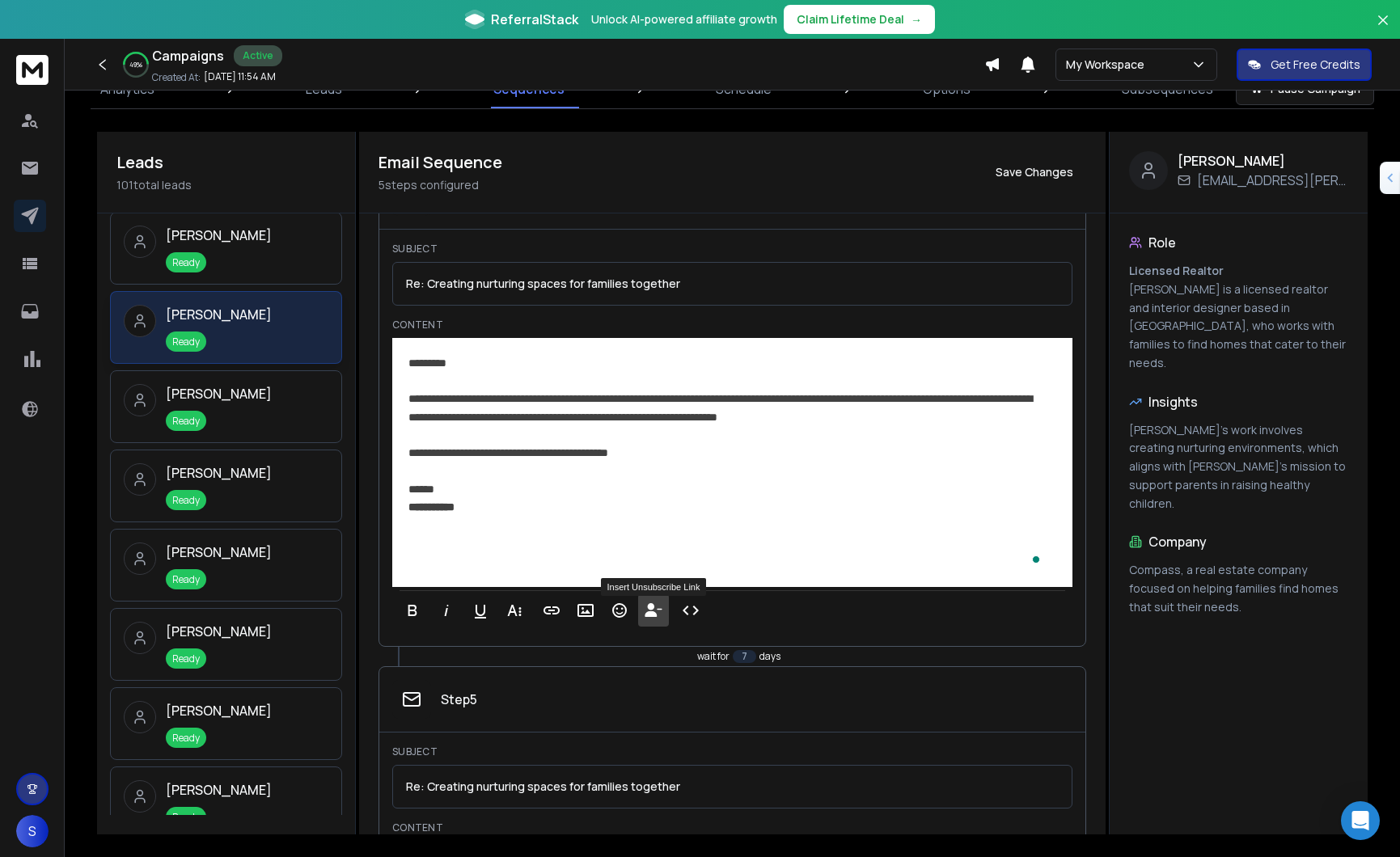
click at [660, 615] on icon "button" at bounding box center [654, 610] width 19 height 14
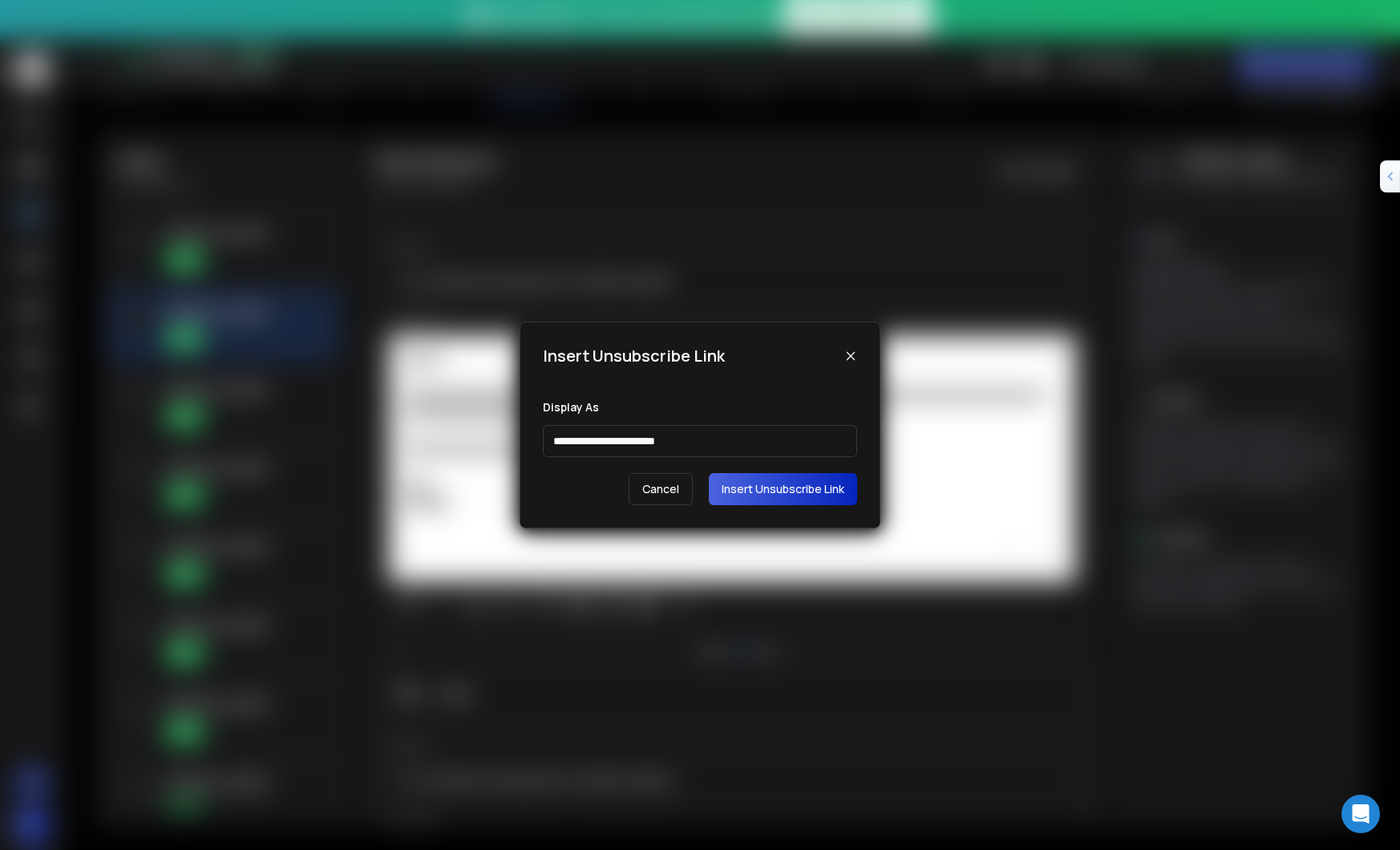
click at [757, 499] on button "Insert Unsubscribe Link" at bounding box center [783, 490] width 148 height 32
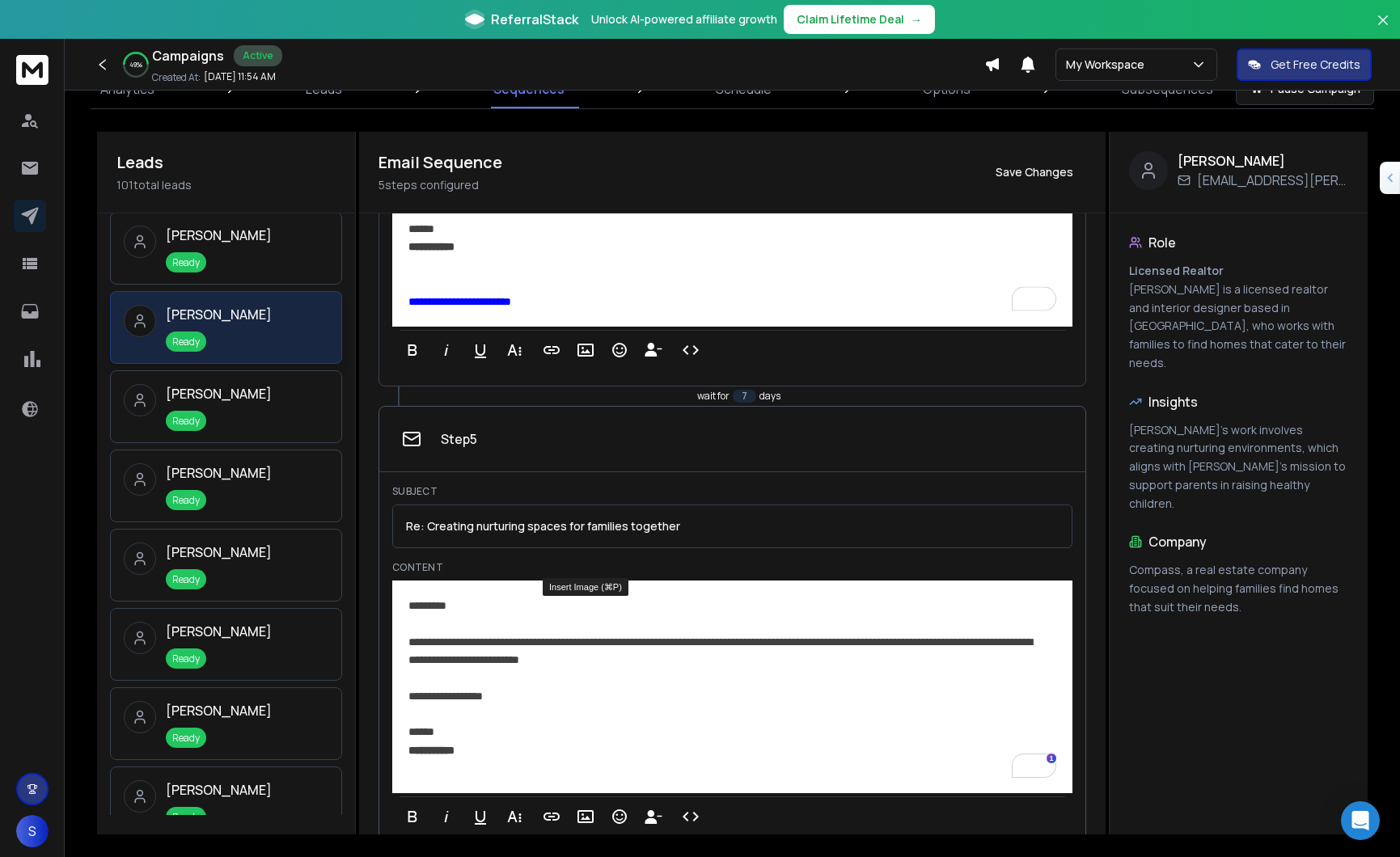
scroll to position [2062, 0]
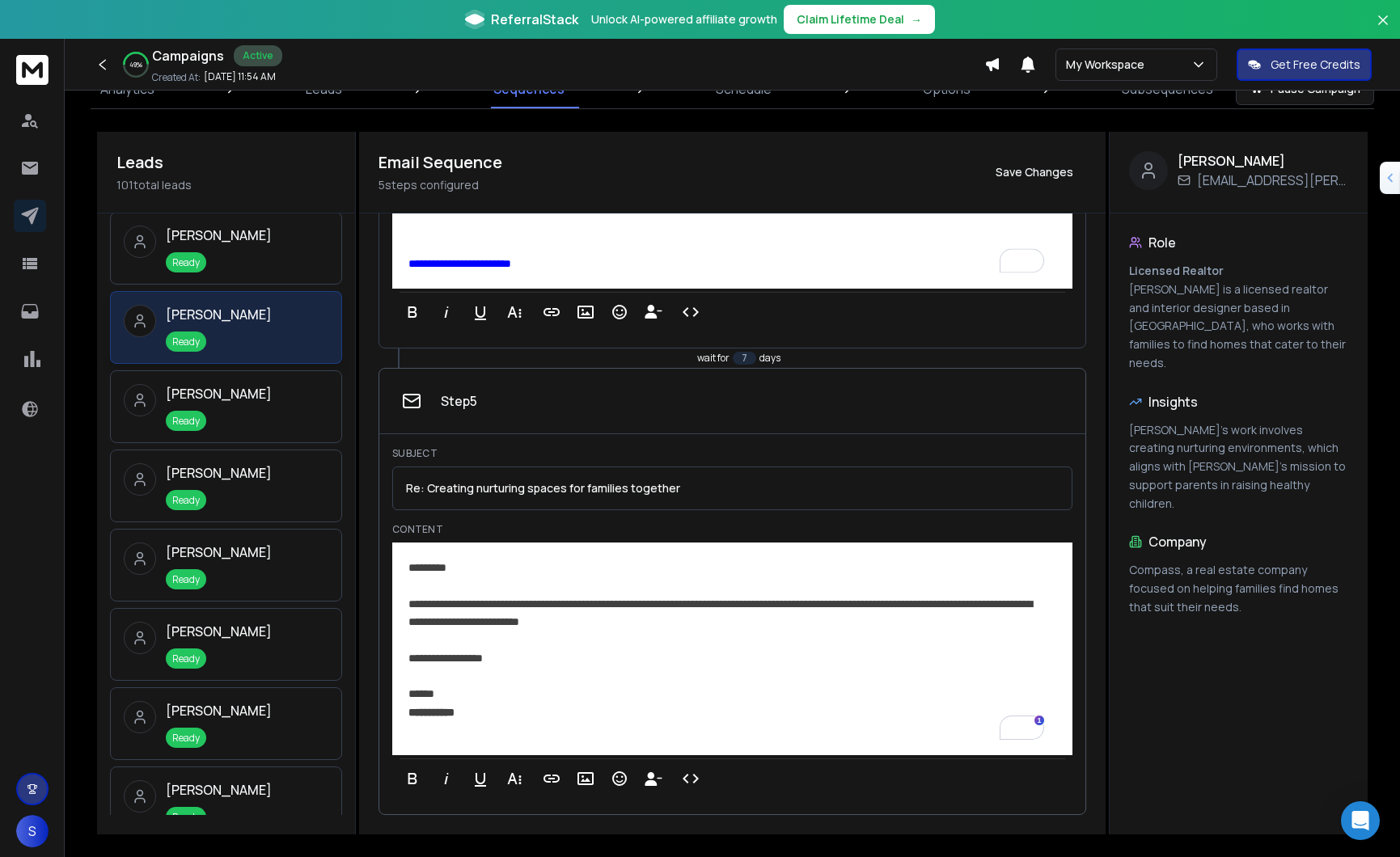
click at [453, 737] on div "To enrich screen reader interactions, please activate Accessibility in Grammarl…" at bounding box center [732, 731] width 648 height 18
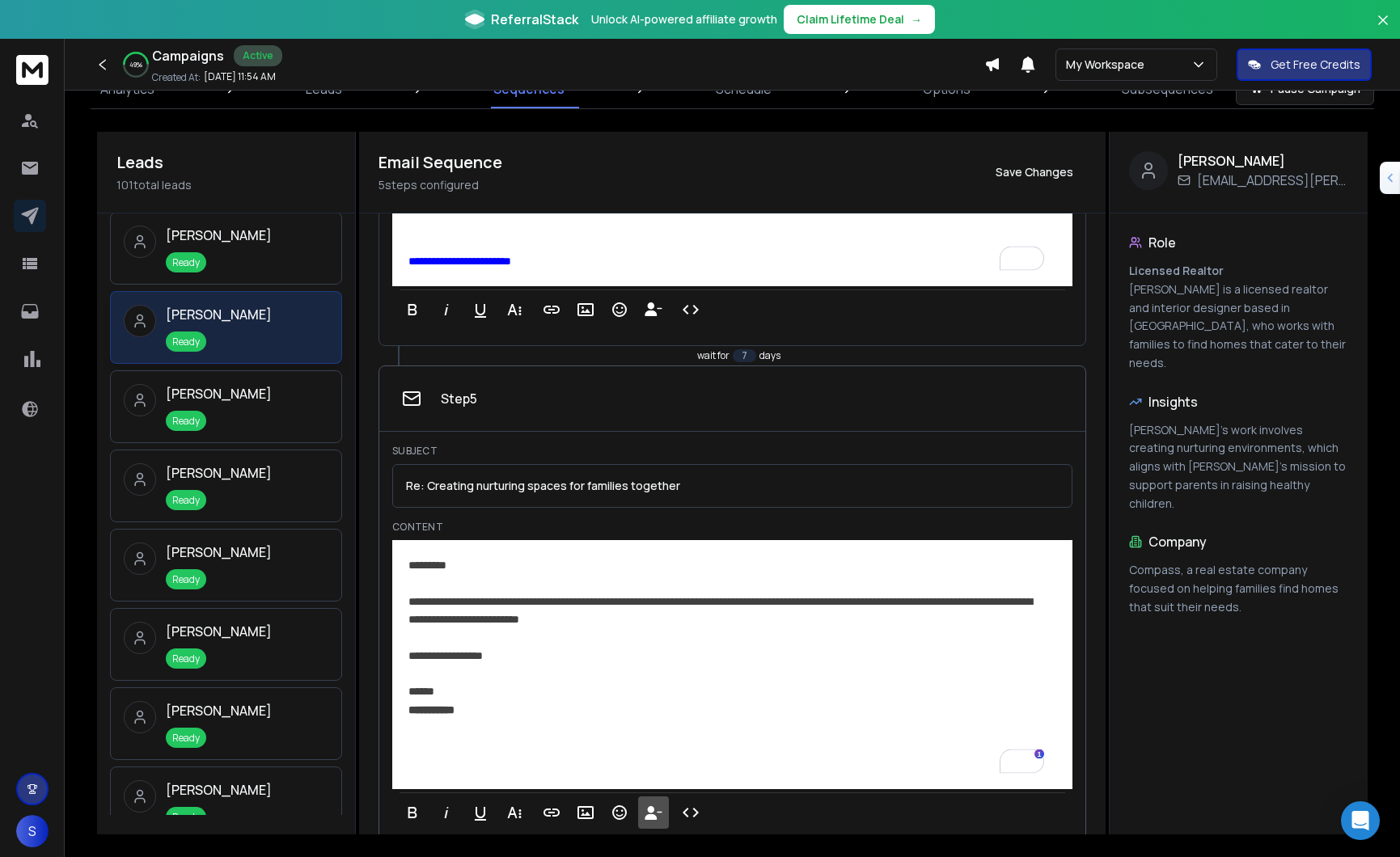
click at [652, 809] on icon "button" at bounding box center [653, 813] width 17 height 14
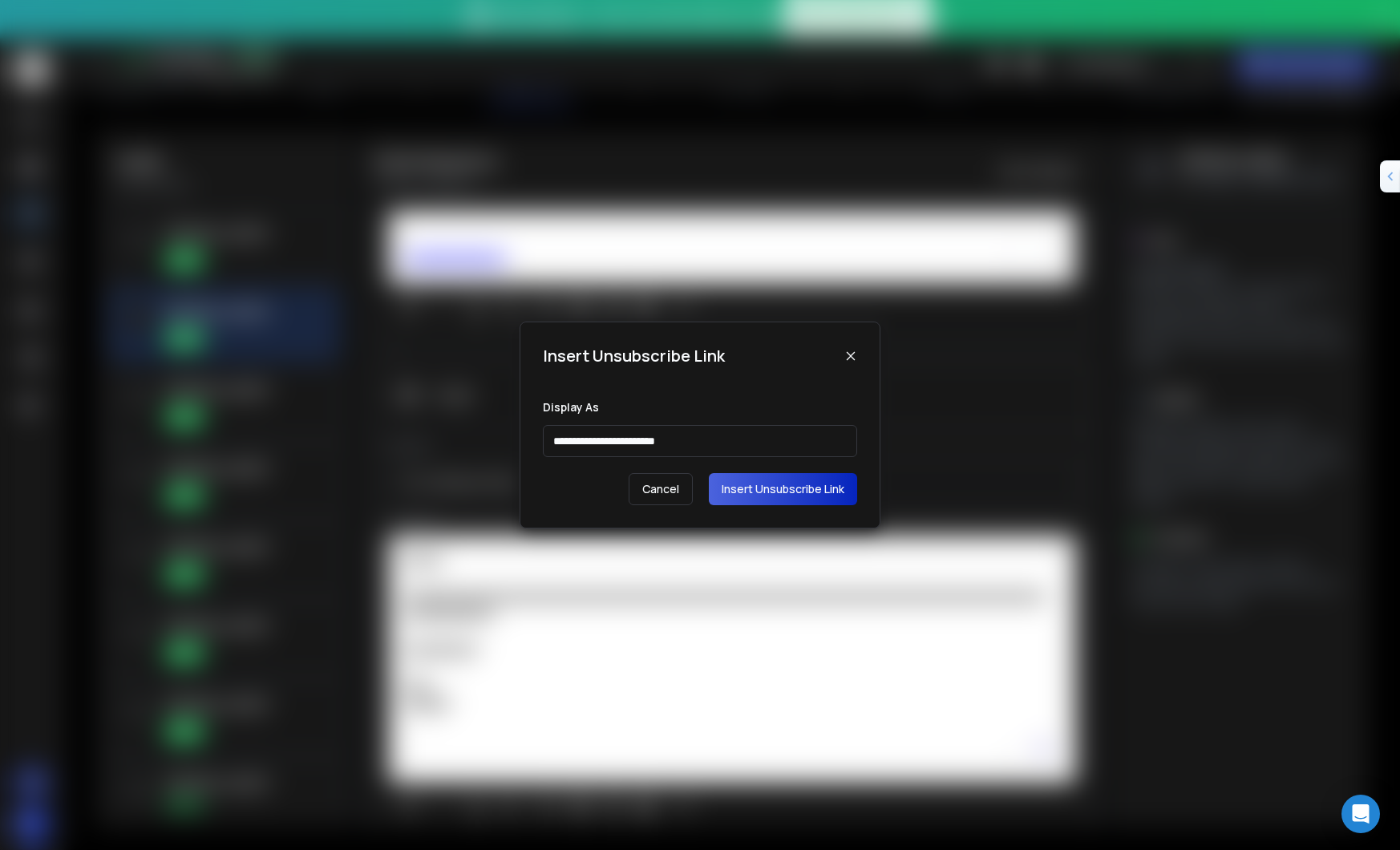
click at [757, 500] on button "Insert Unsubscribe Link" at bounding box center [783, 490] width 148 height 32
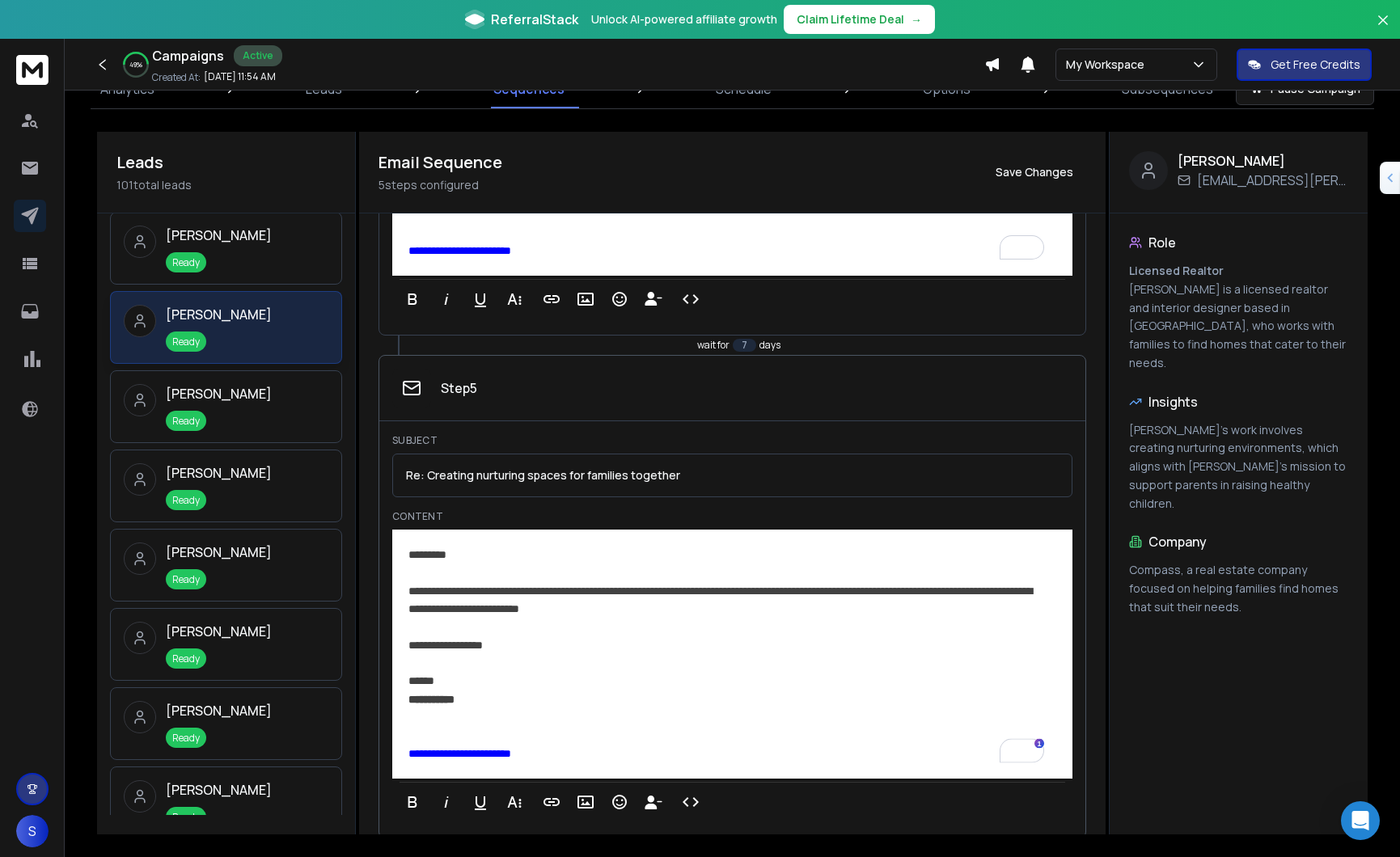
scroll to position [2098, 0]
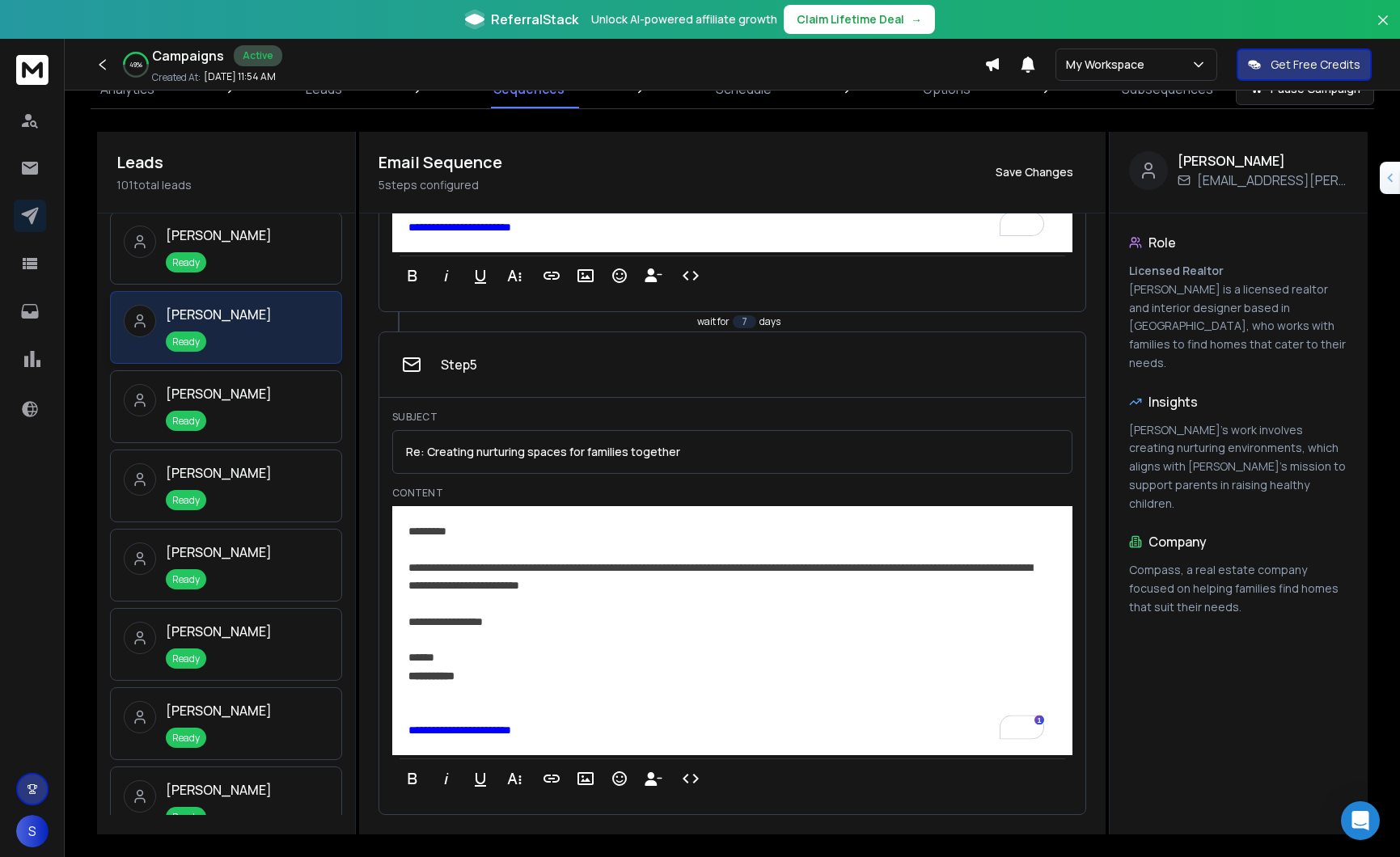
click at [1020, 178] on button "Save Changes" at bounding box center [1034, 172] width 104 height 32
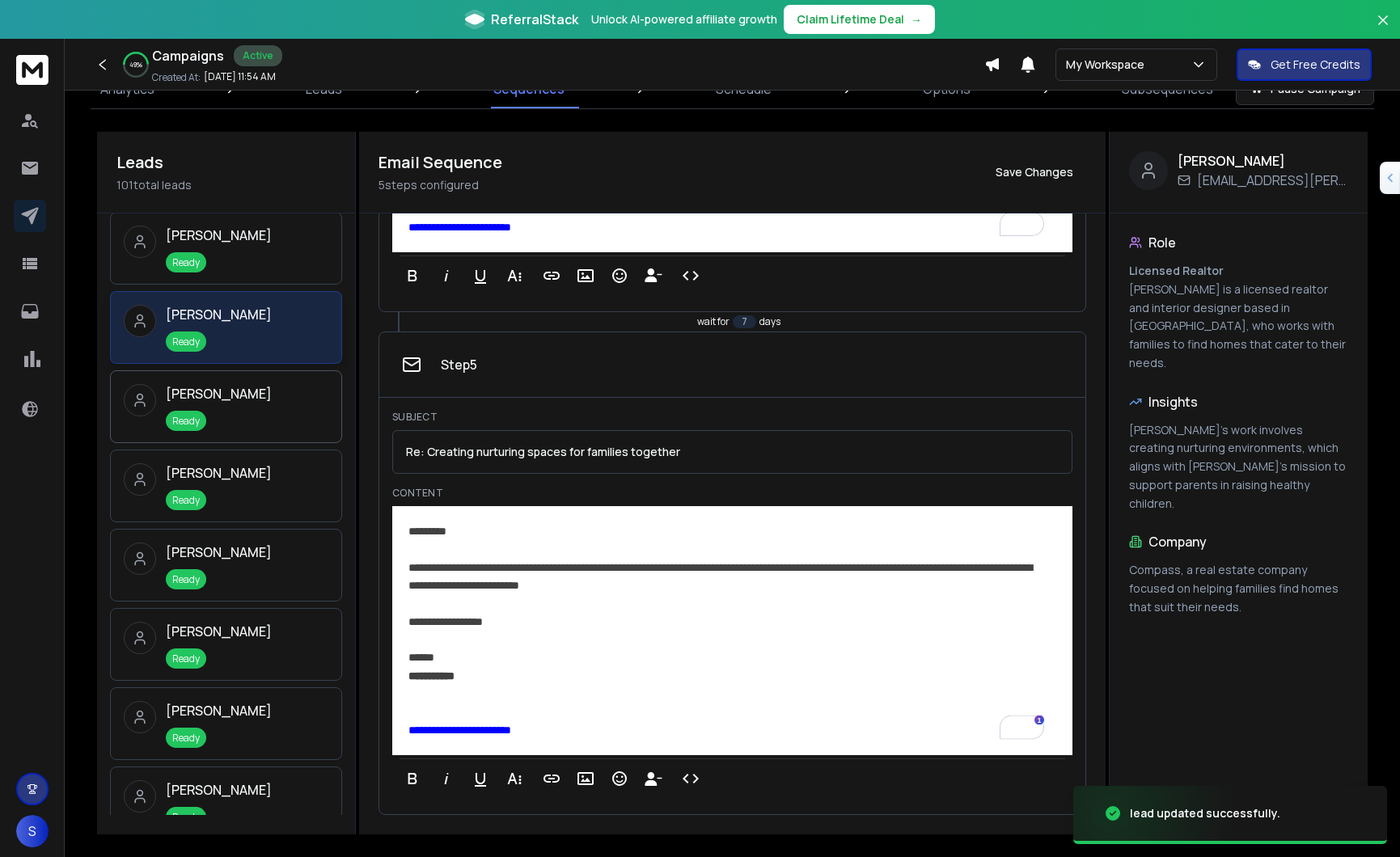
click at [204, 405] on div "Paul Daftarian Ready" at bounding box center [247, 407] width 163 height 45
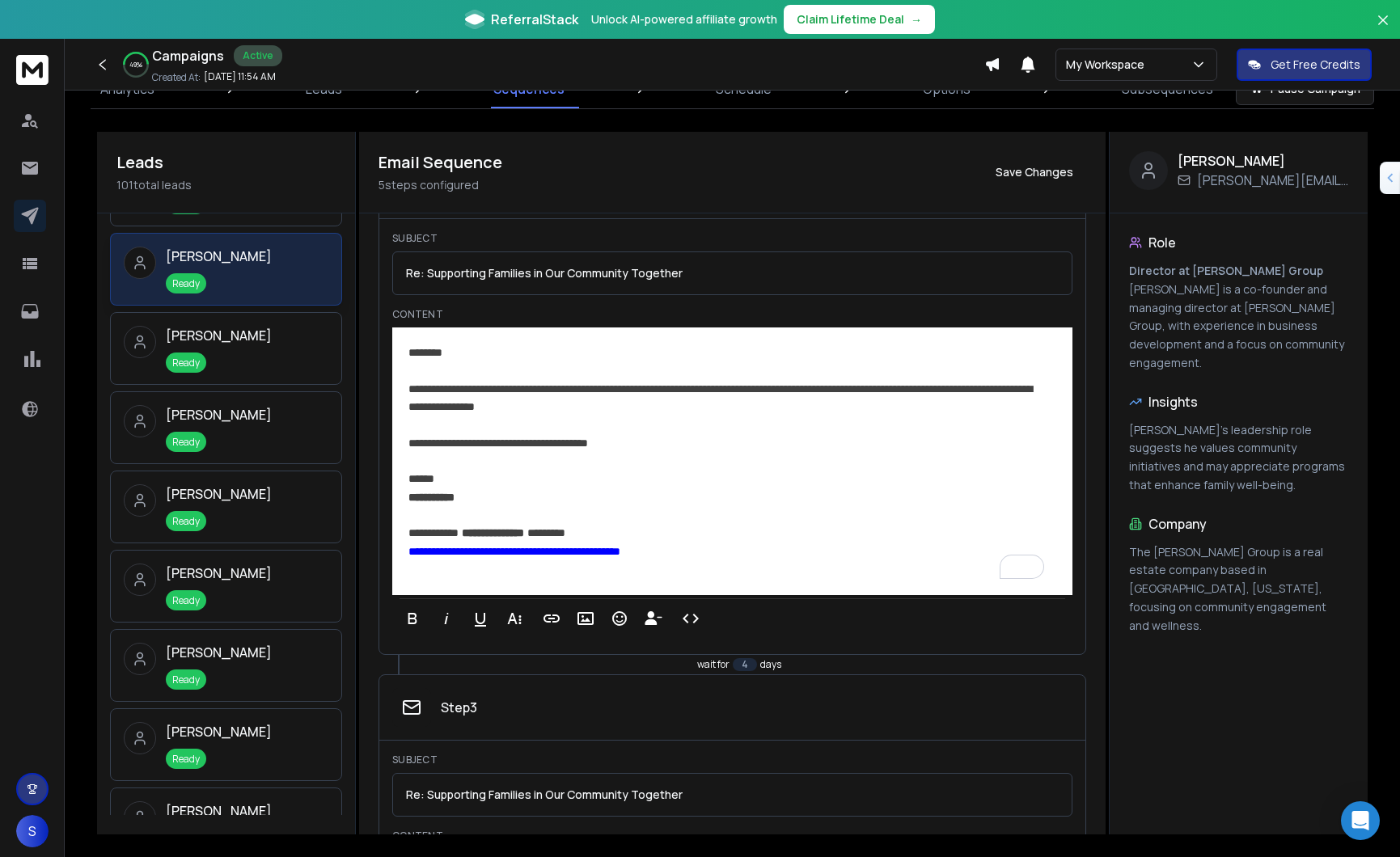
scroll to position [679, 0]
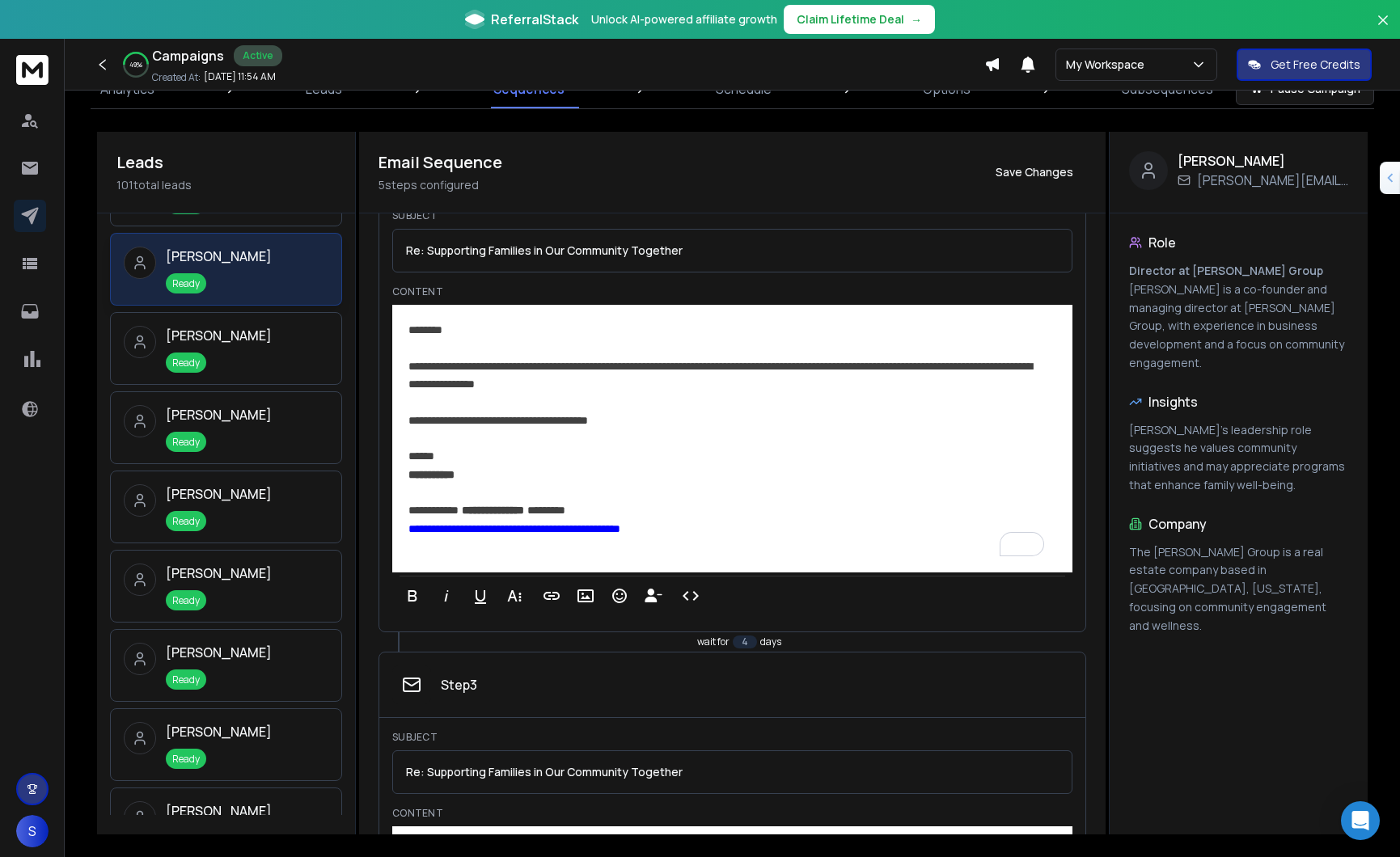
click at [479, 547] on div "To enrich screen reader interactions, please activate Accessibility in Grammarl…" at bounding box center [732, 547] width 648 height 18
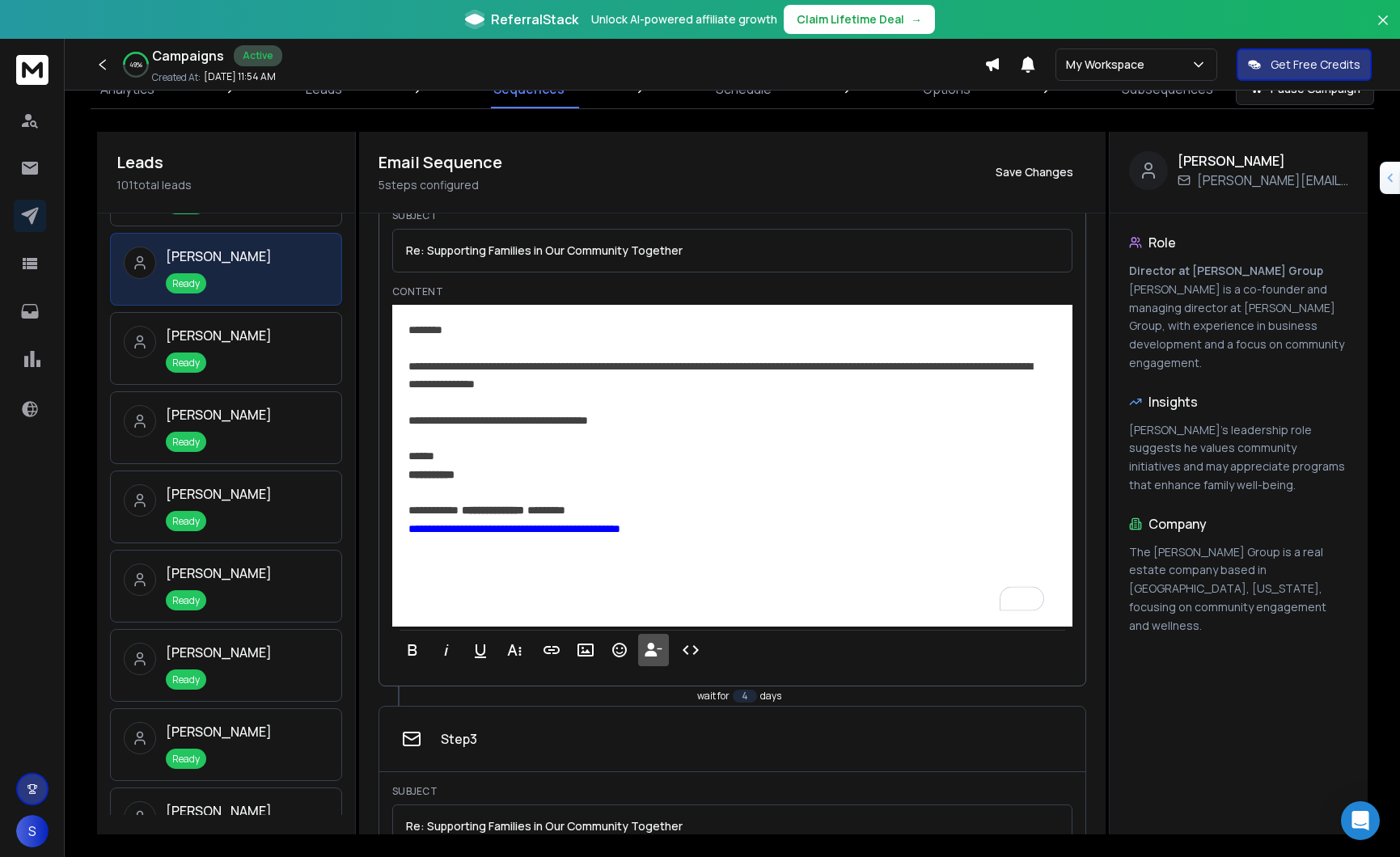
click at [648, 651] on icon "button" at bounding box center [654, 650] width 19 height 14
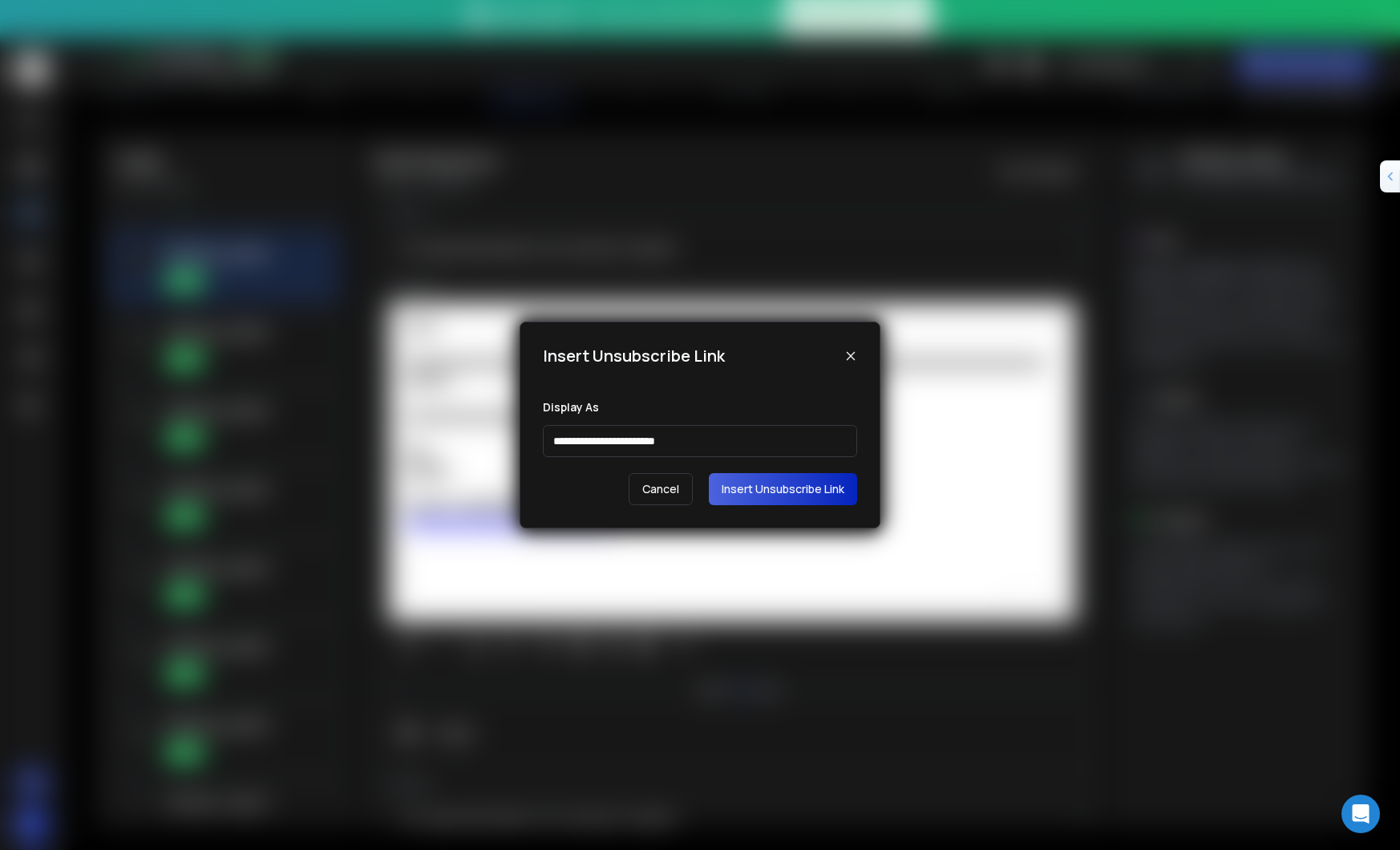
click at [755, 486] on button "Insert Unsubscribe Link" at bounding box center [783, 490] width 148 height 32
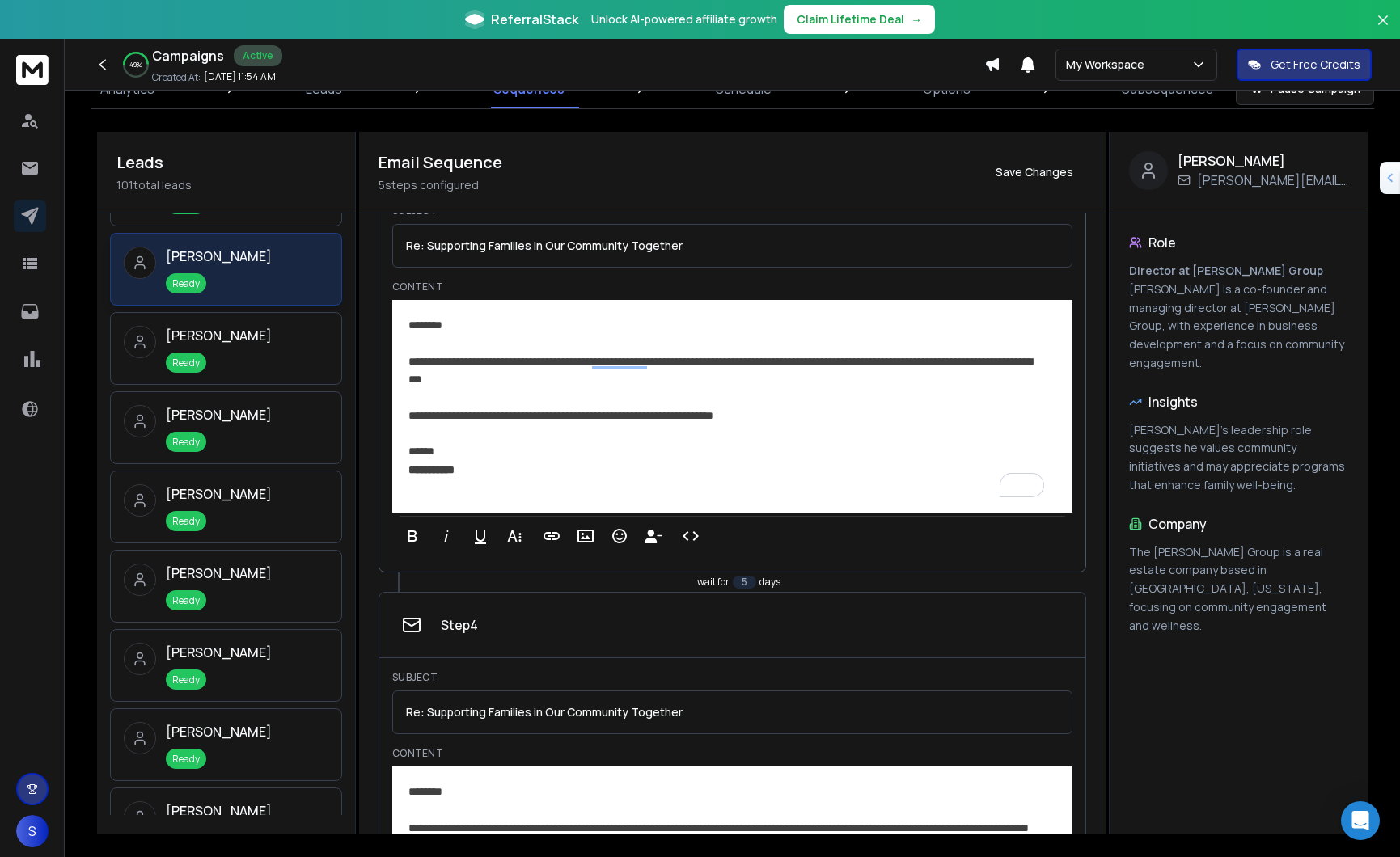
scroll to position [1342, 0]
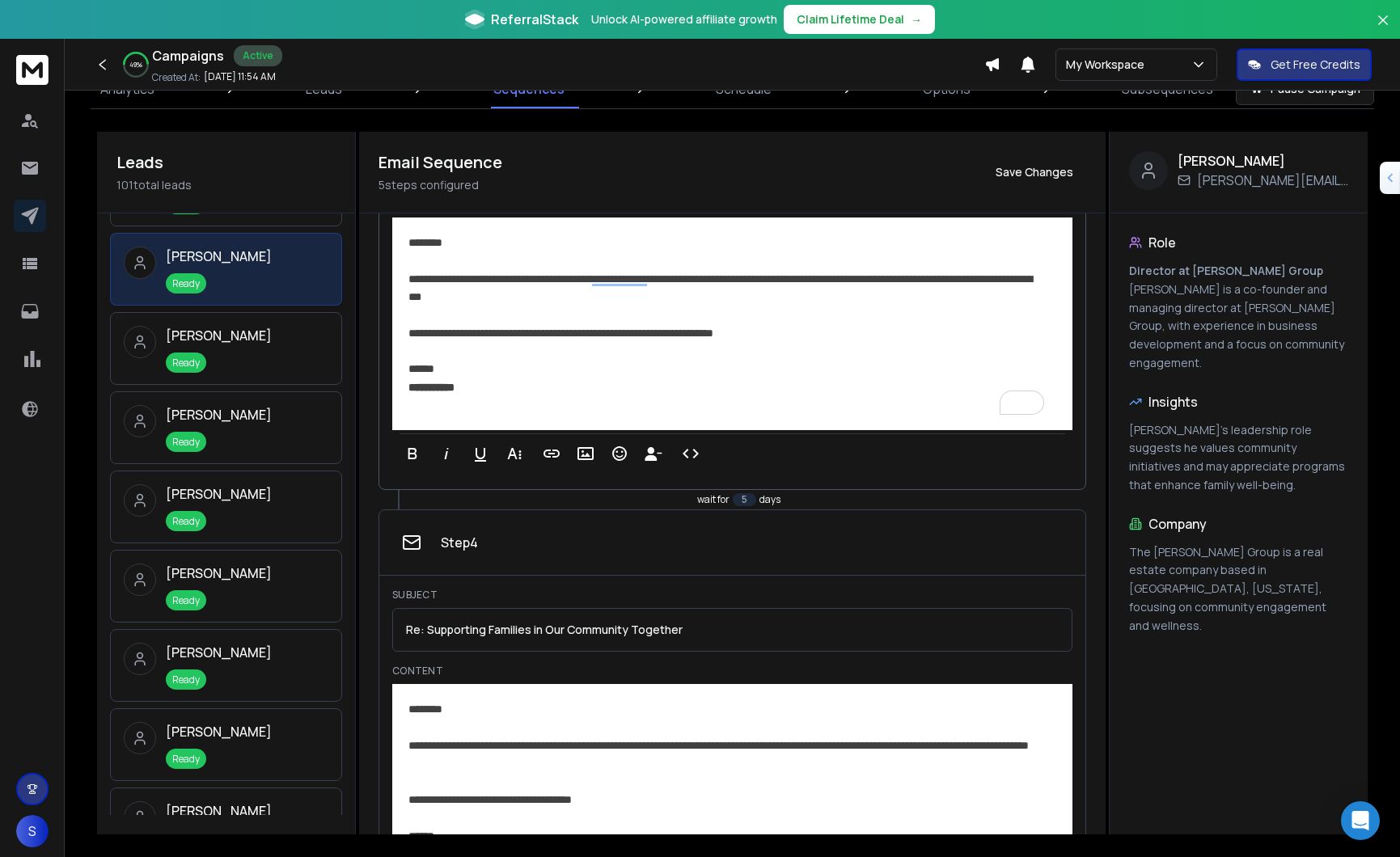
click at [425, 401] on div "To enrich screen reader interactions, please activate Accessibility in Grammarl…" at bounding box center [732, 405] width 648 height 18
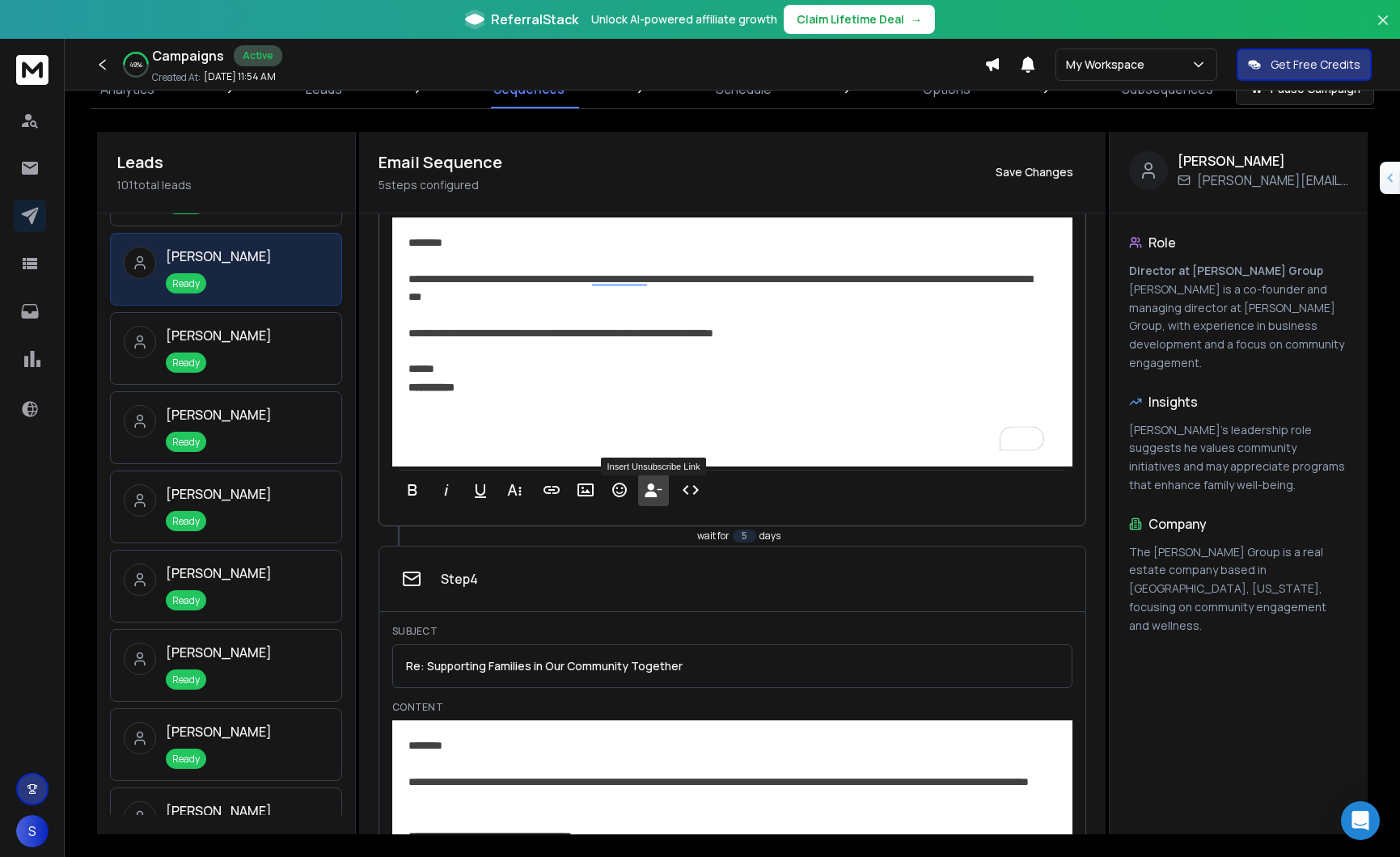
click at [660, 502] on button "Insert Unsubscribe Link" at bounding box center [654, 490] width 31 height 32
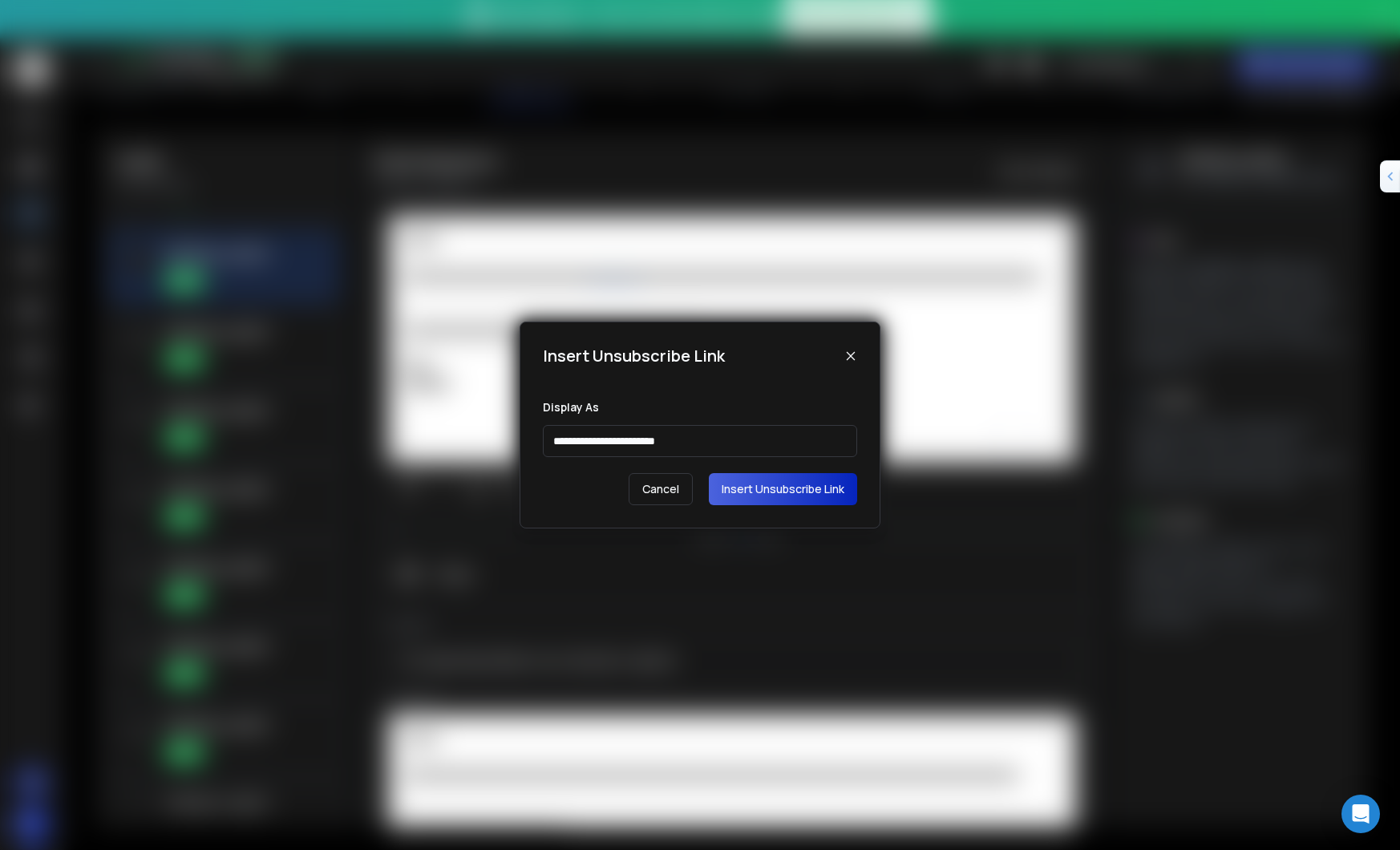
click at [728, 482] on button "Insert Unsubscribe Link" at bounding box center [783, 490] width 148 height 32
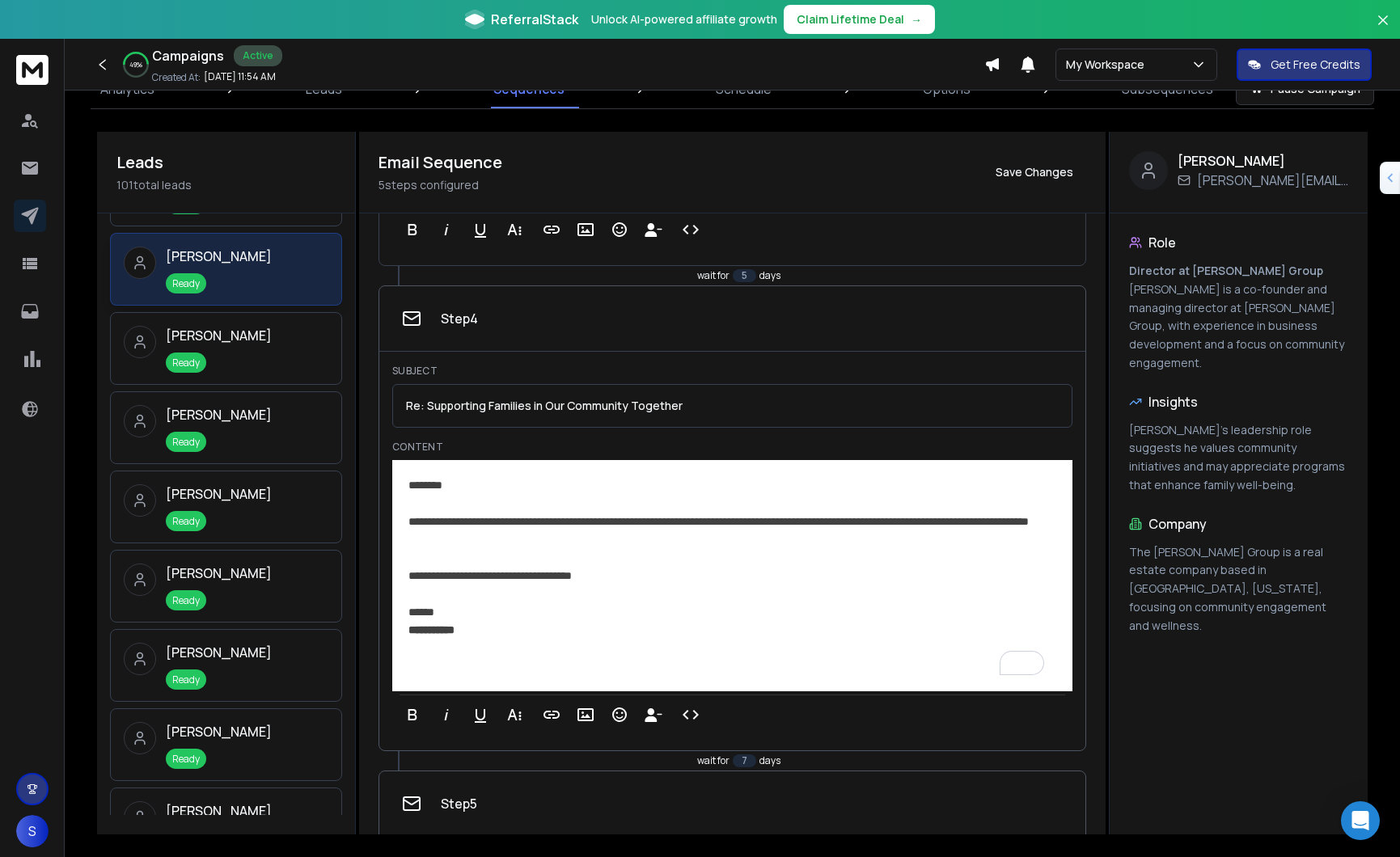
scroll to position [1678, 0]
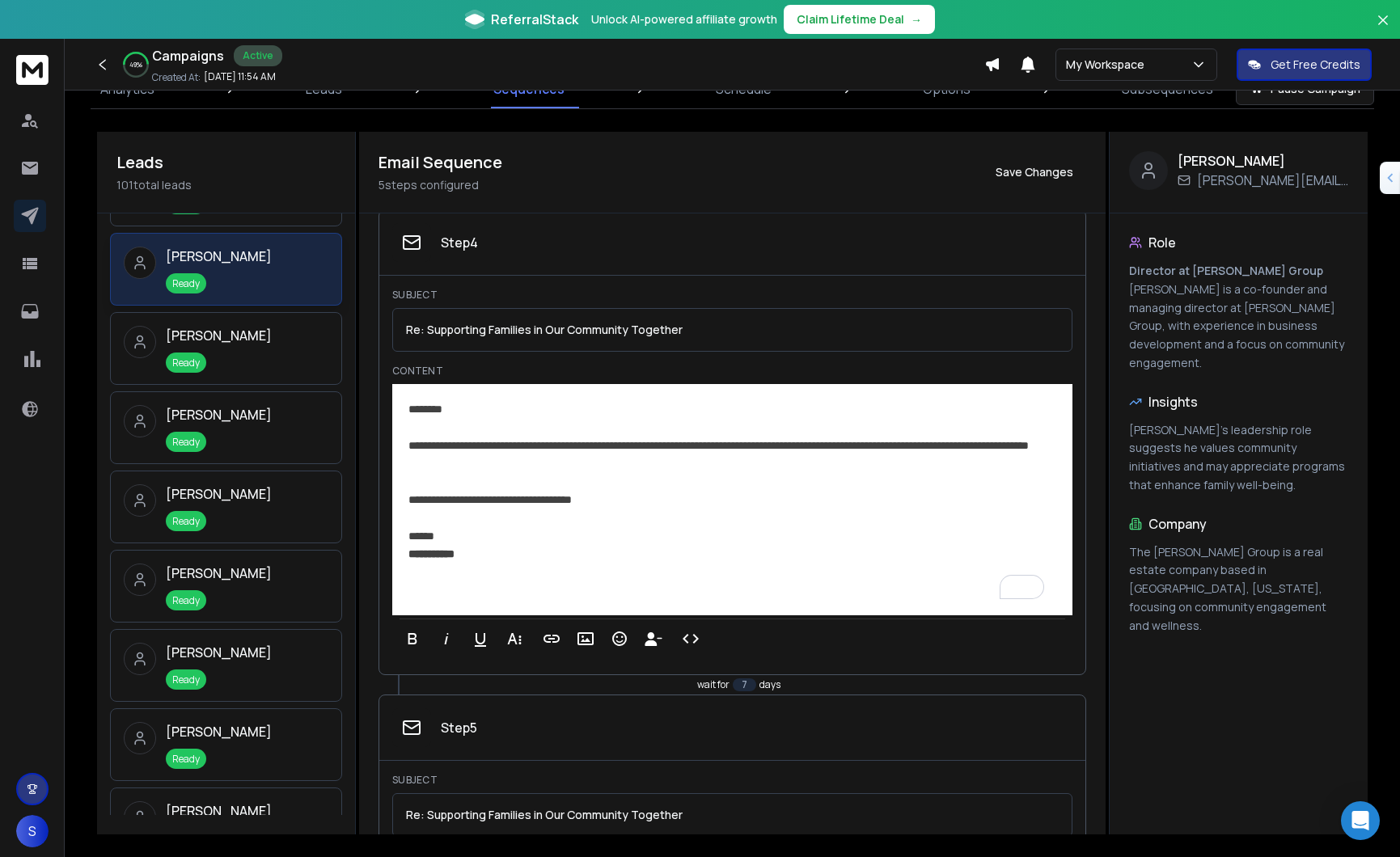
click at [469, 603] on div "**********" at bounding box center [732, 500] width 681 height 231
click at [465, 565] on div "To enrich screen reader interactions, please activate Accessibility in Grammarl…" at bounding box center [732, 572] width 648 height 18
click at [443, 599] on div "To enrich screen reader interactions, please activate Accessibility in Grammarl…" at bounding box center [732, 591] width 648 height 18
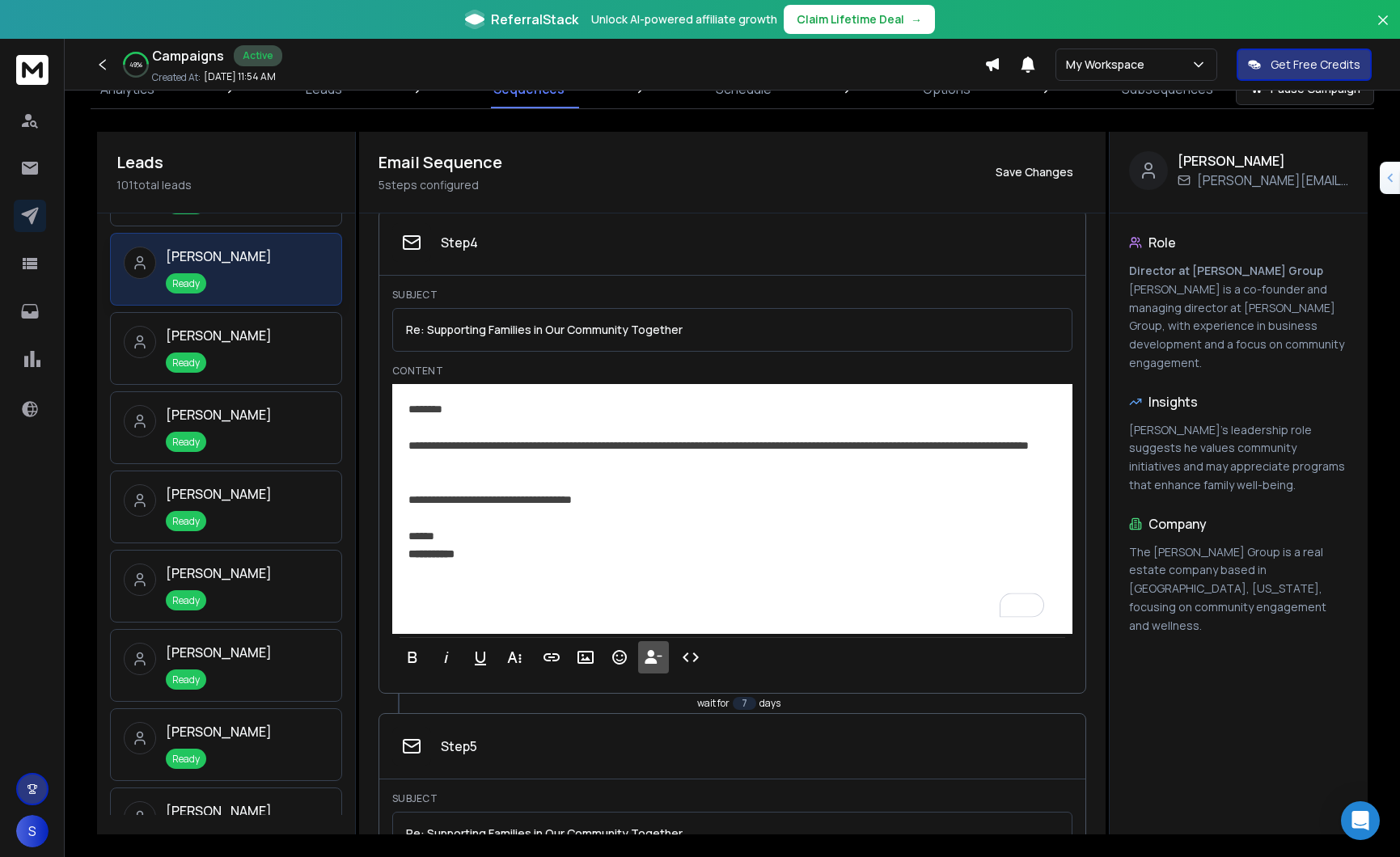
click at [647, 666] on button "Insert Unsubscribe Link" at bounding box center [654, 658] width 31 height 32
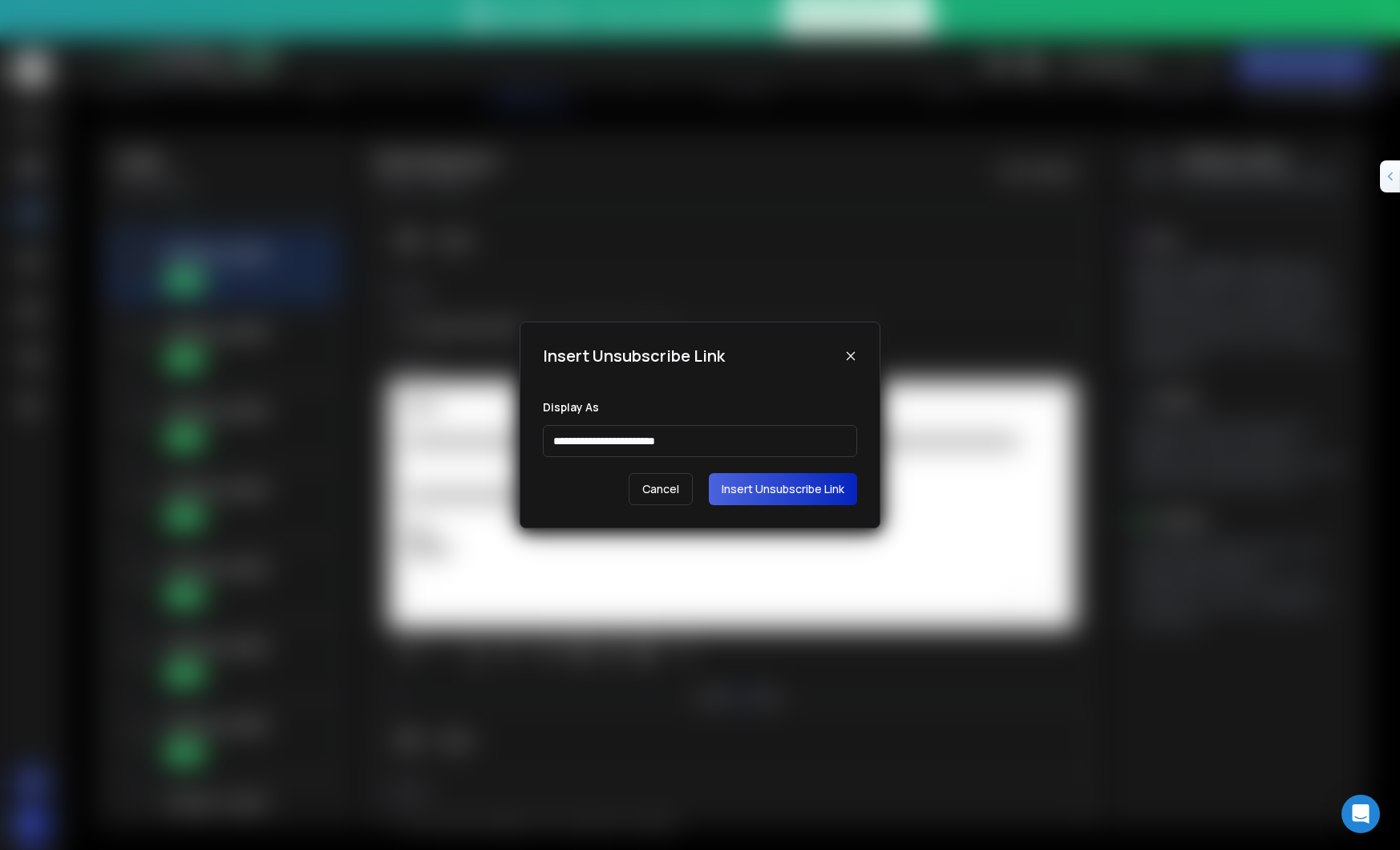
drag, startPoint x: 763, startPoint y: 479, endPoint x: 740, endPoint y: 514, distance: 41.9
click at [763, 479] on button "Insert Unsubscribe Link" at bounding box center [783, 490] width 148 height 32
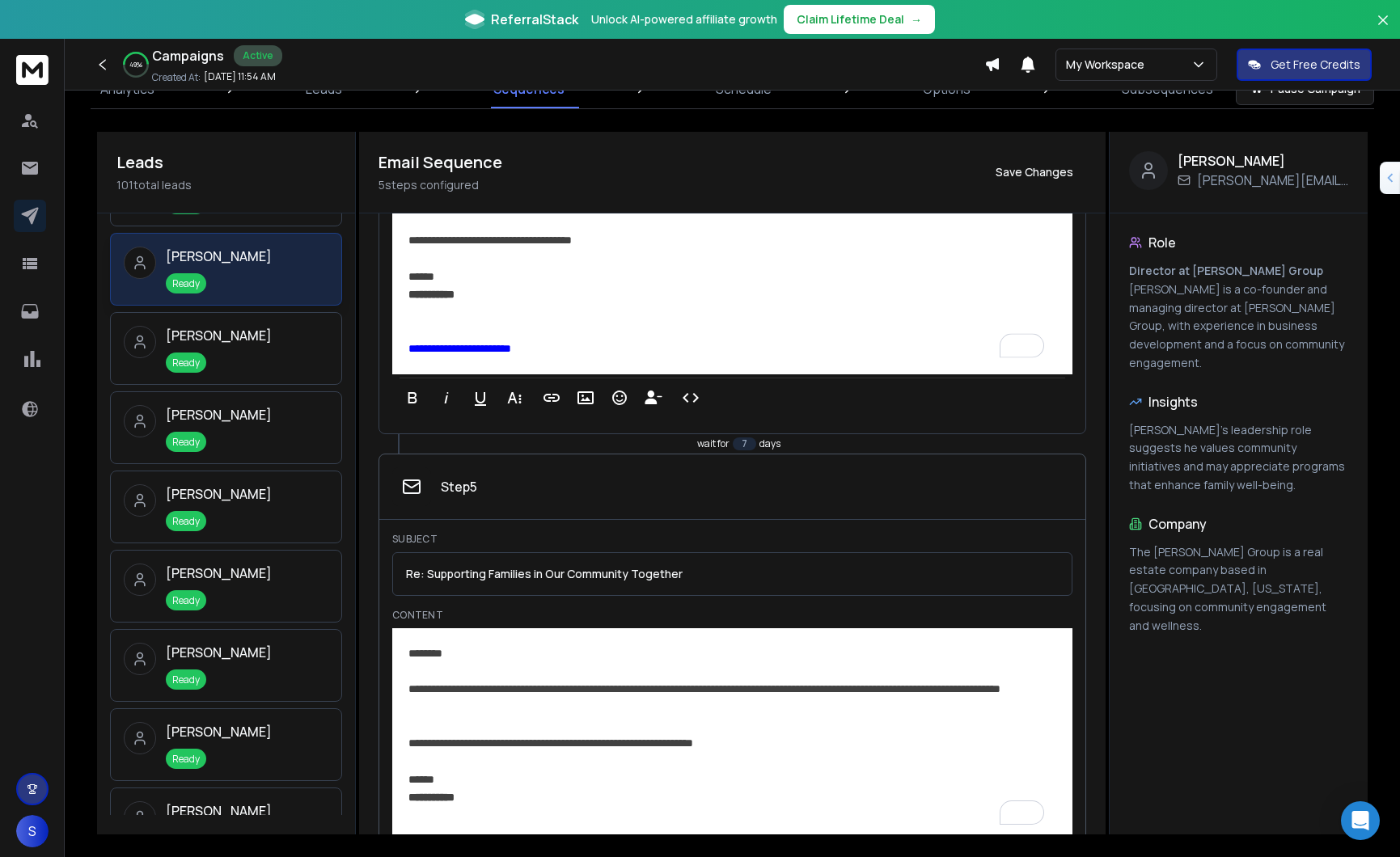
scroll to position [2026, 0]
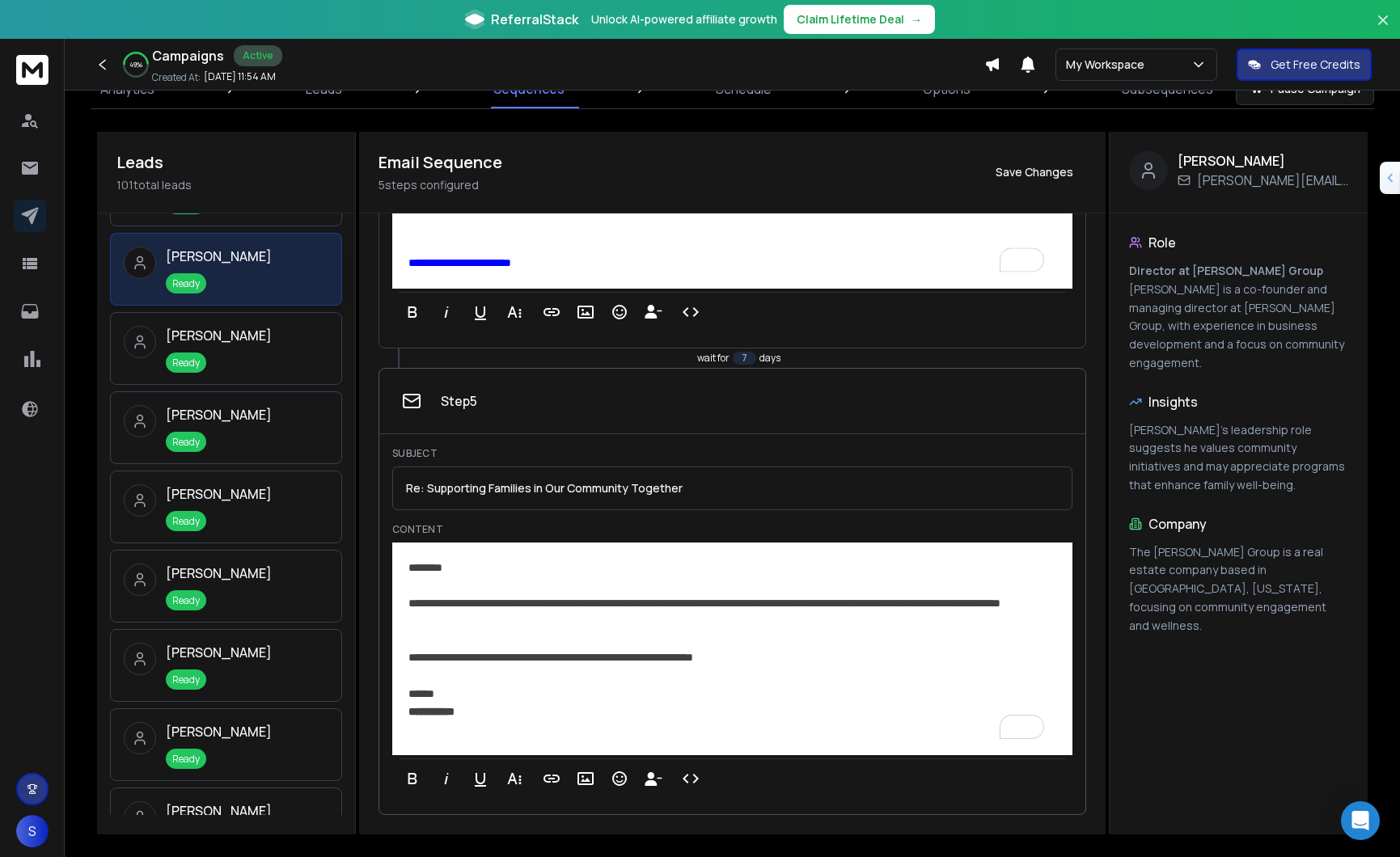
click at [497, 742] on div "**********" at bounding box center [732, 650] width 681 height 214
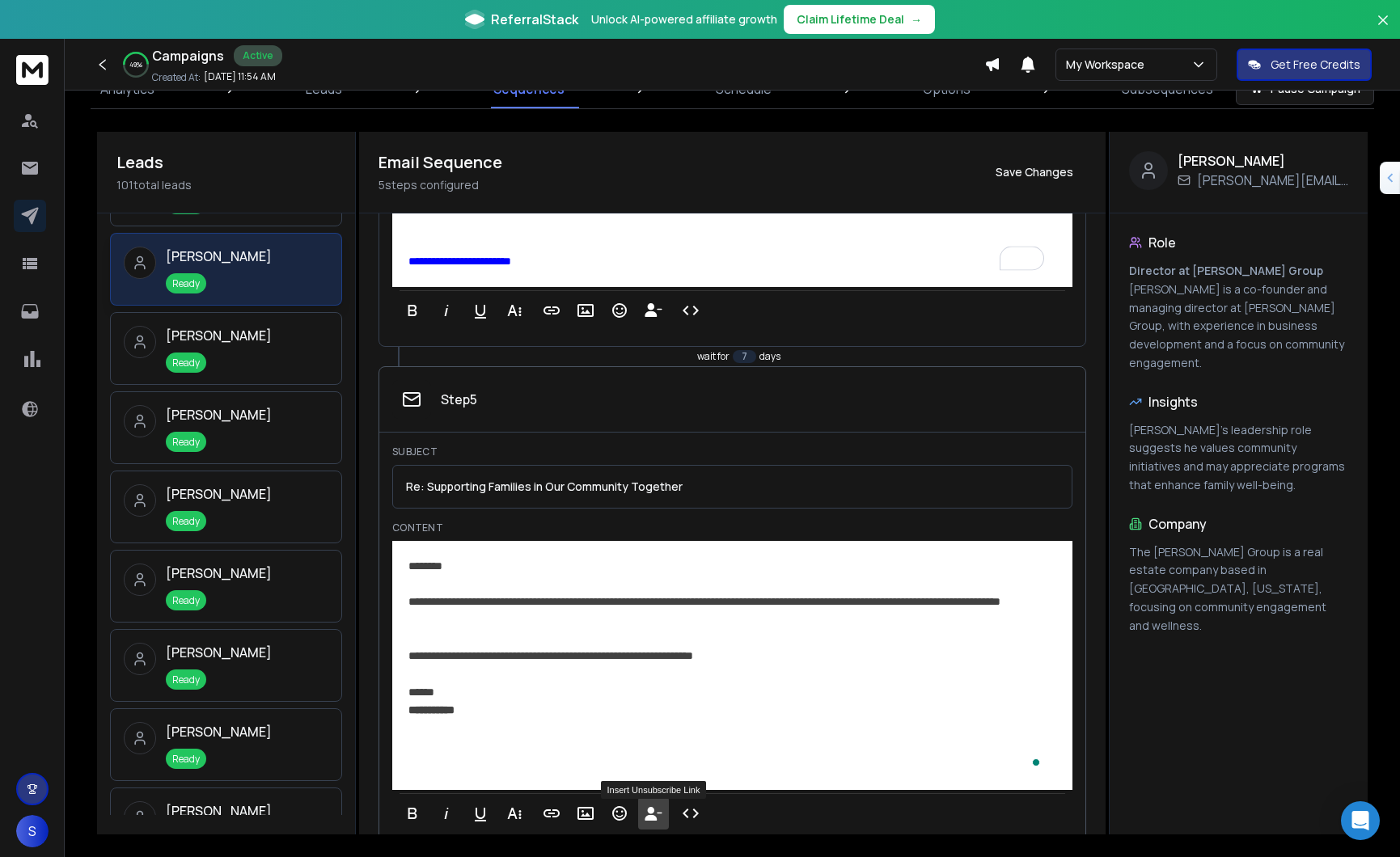
click at [654, 821] on icon "button" at bounding box center [653, 814] width 17 height 14
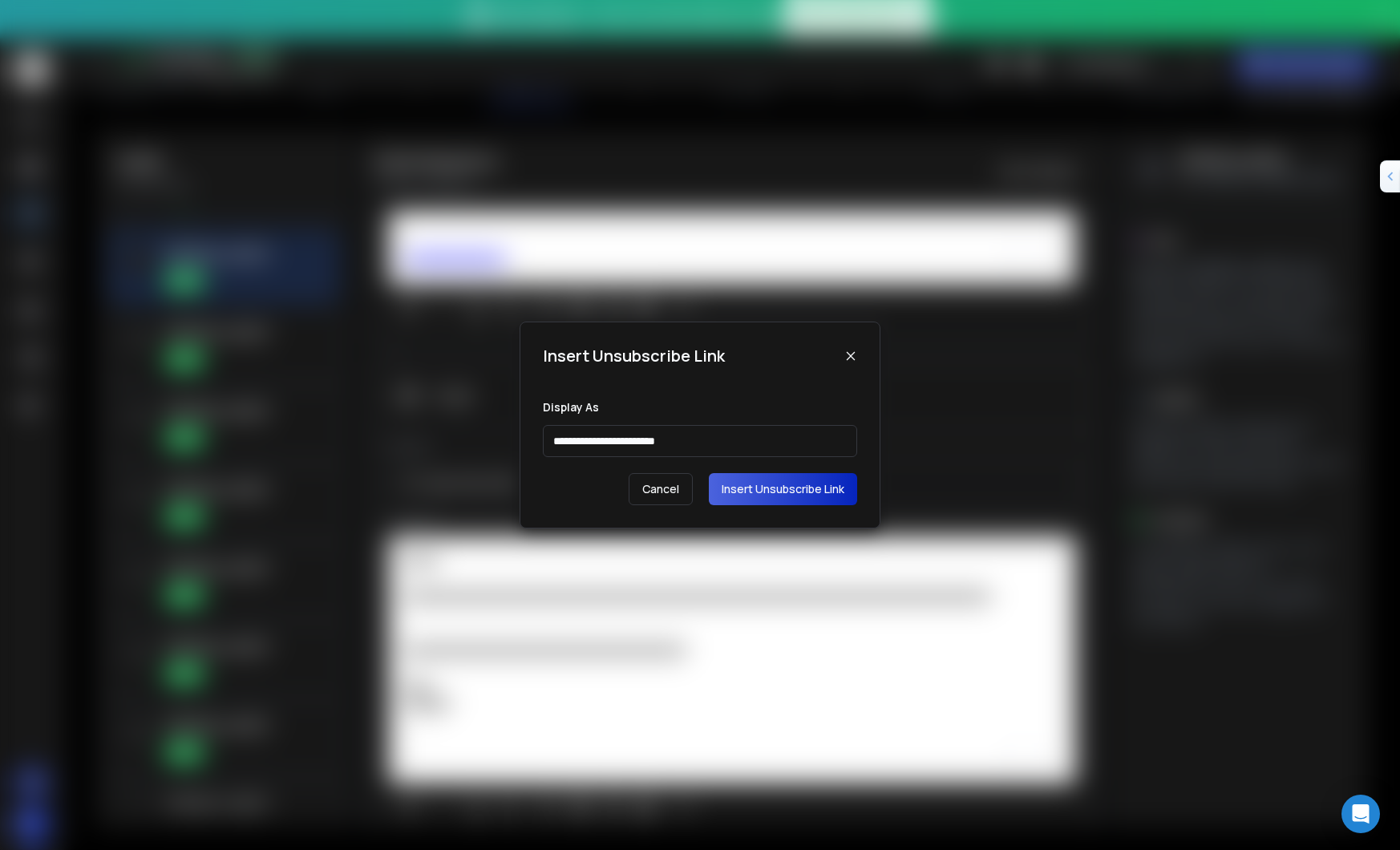
drag, startPoint x: 755, startPoint y: 493, endPoint x: 655, endPoint y: 592, distance: 140.7
click at [755, 493] on button "Insert Unsubscribe Link" at bounding box center [783, 490] width 148 height 32
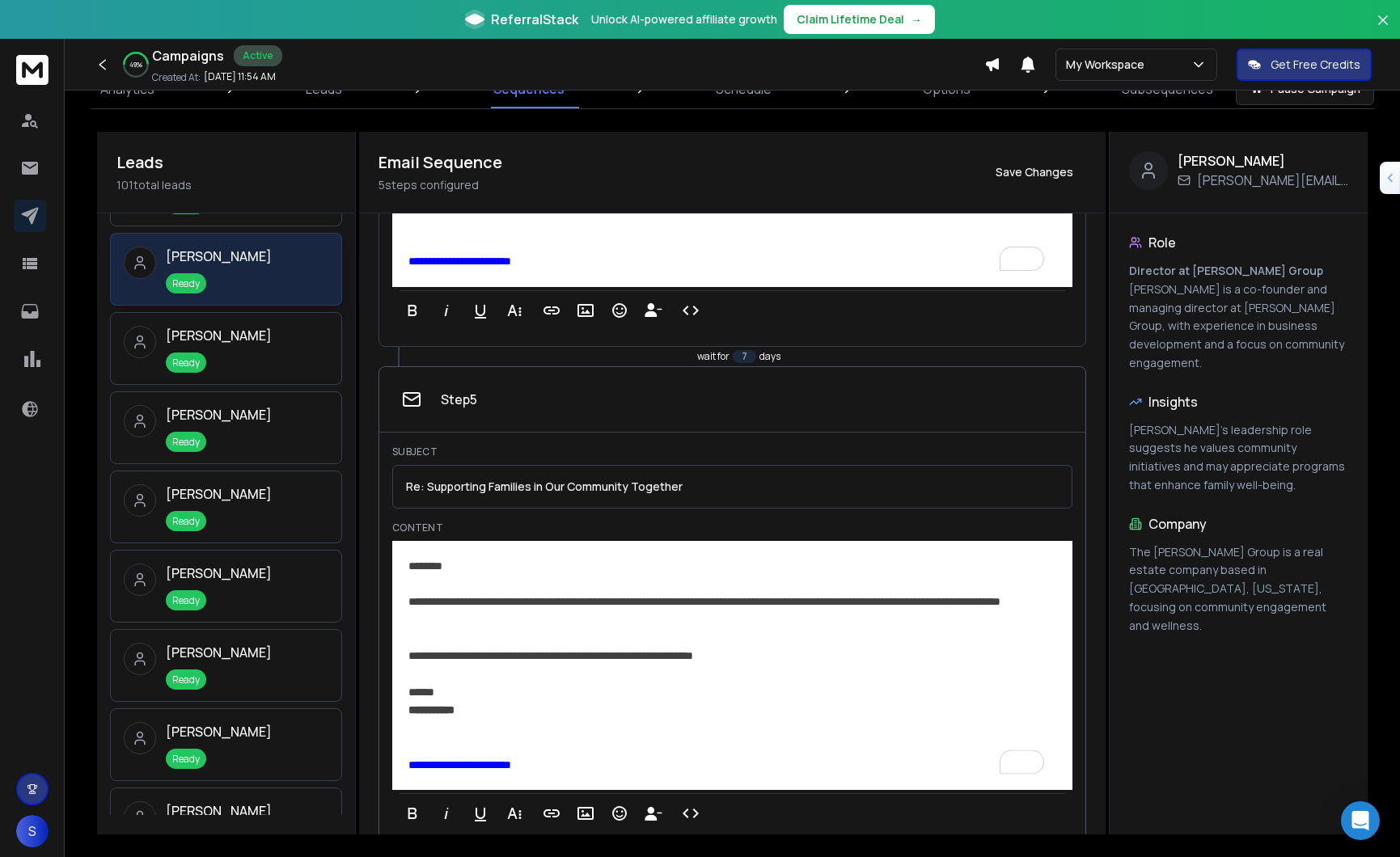
scroll to position [2062, 0]
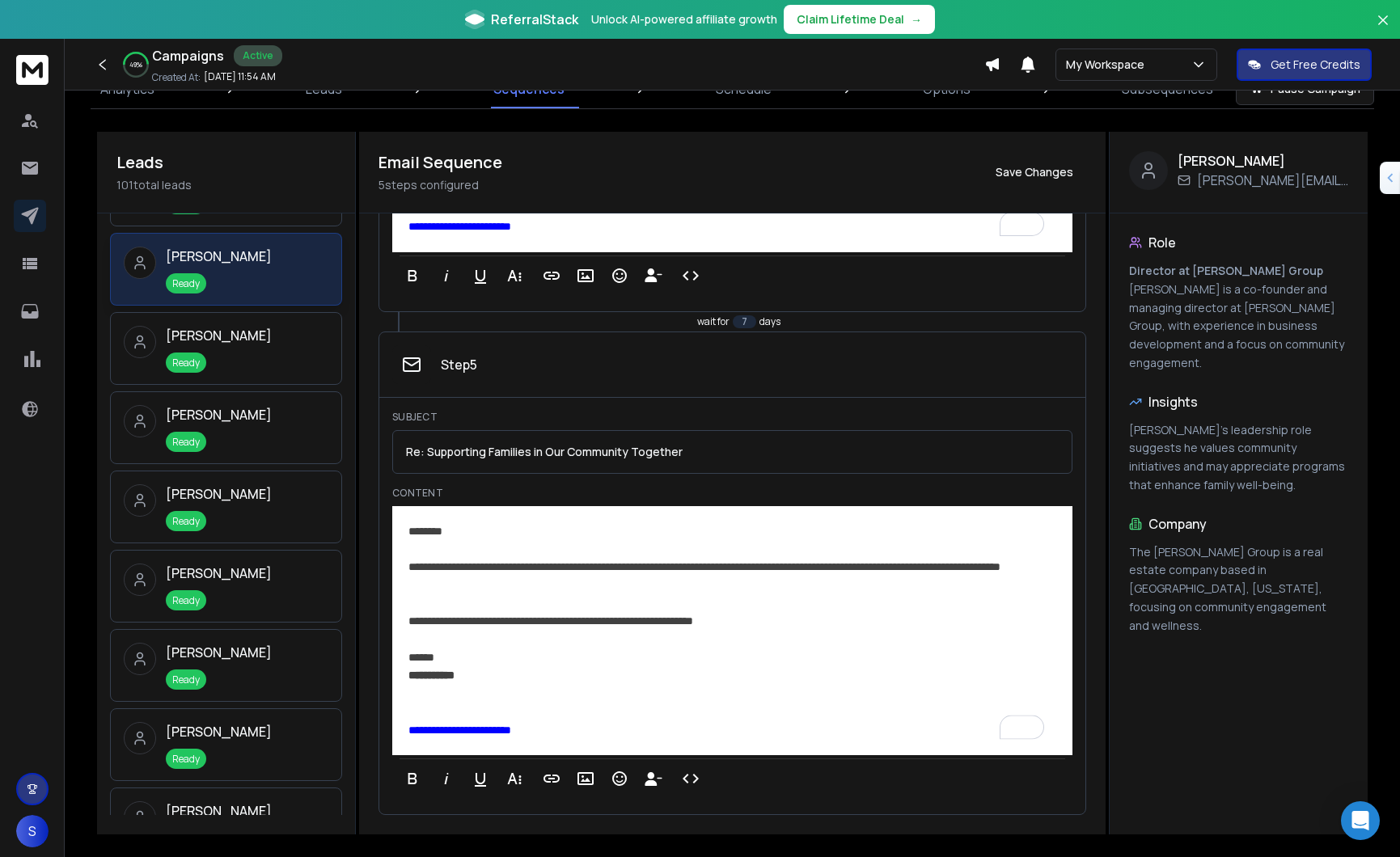
click at [1059, 168] on button "Save Changes" at bounding box center [1034, 172] width 104 height 32
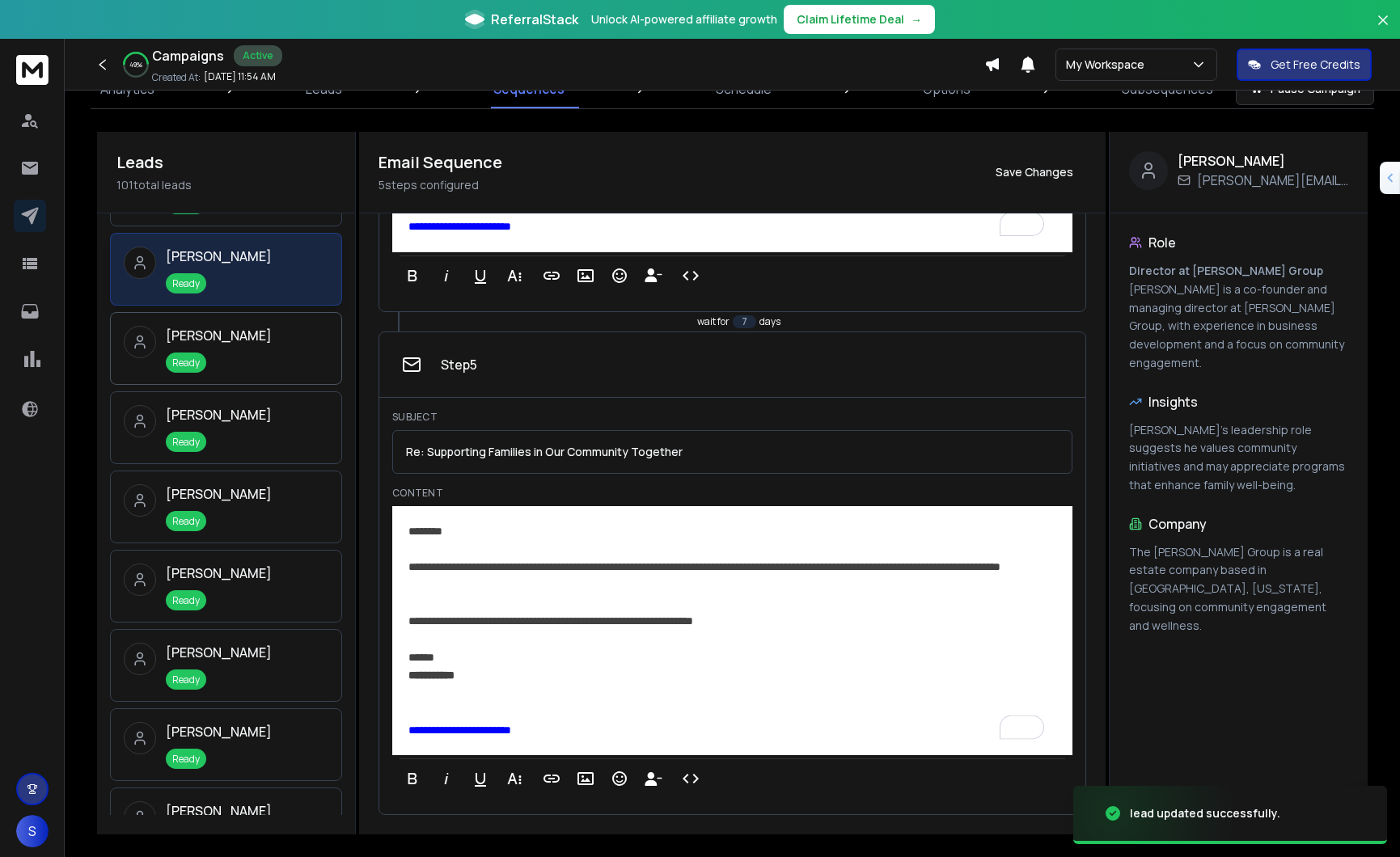
click at [278, 348] on div "Christine Chen Ready" at bounding box center [247, 349] width 163 height 45
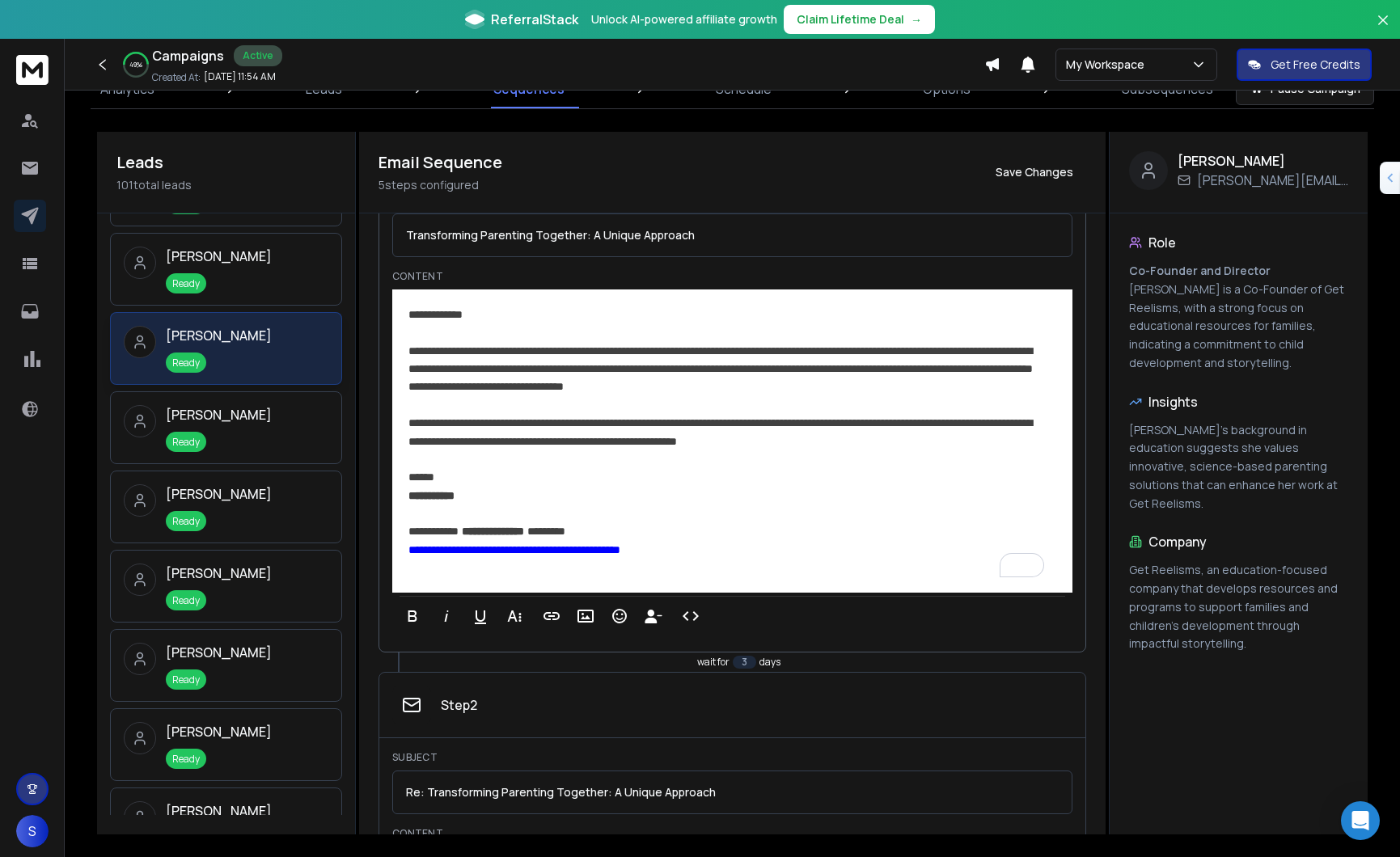
scroll to position [71, 0]
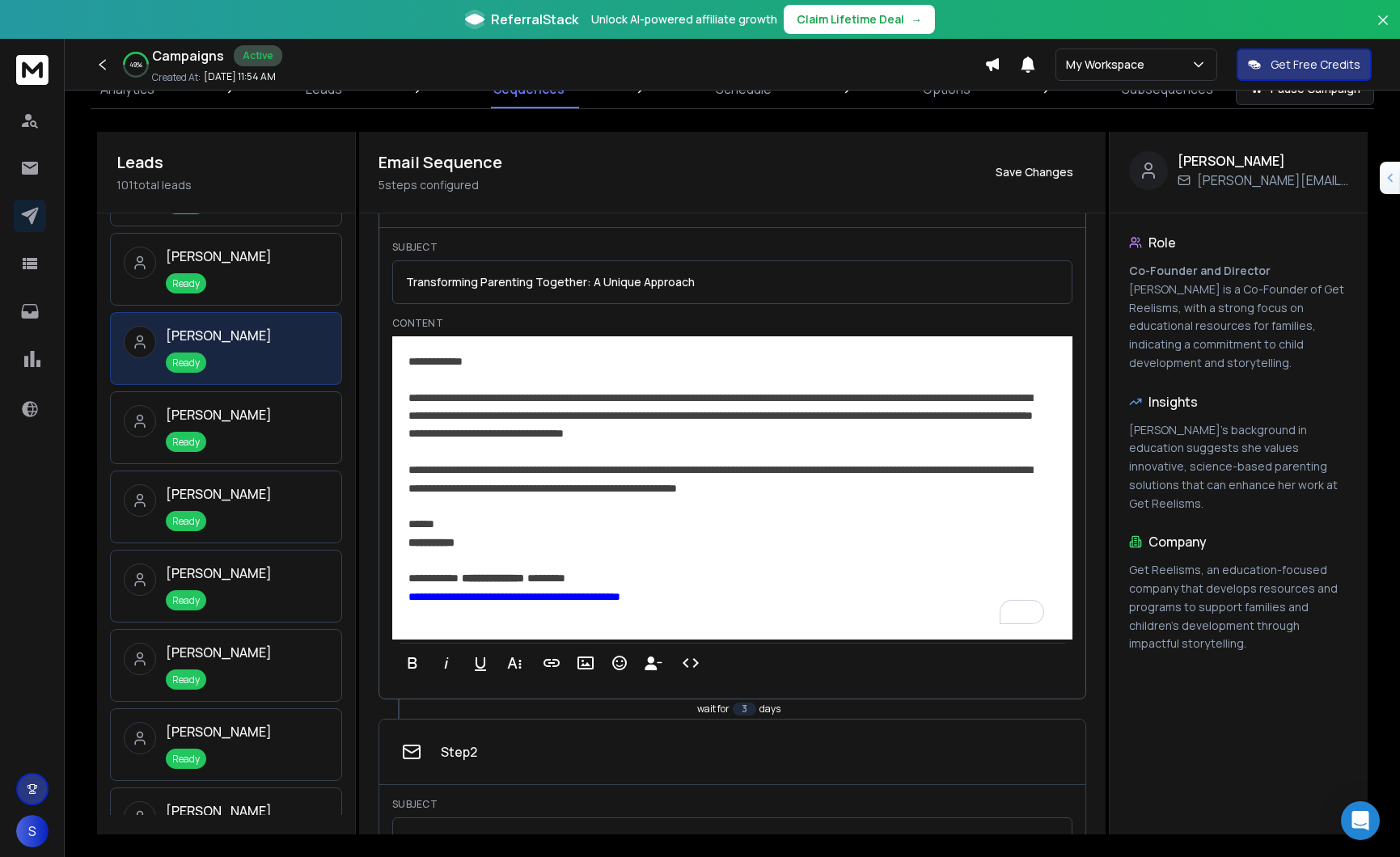
click at [533, 614] on div "To enrich screen reader interactions, please activate Accessibility in Grammarl…" at bounding box center [732, 615] width 648 height 18
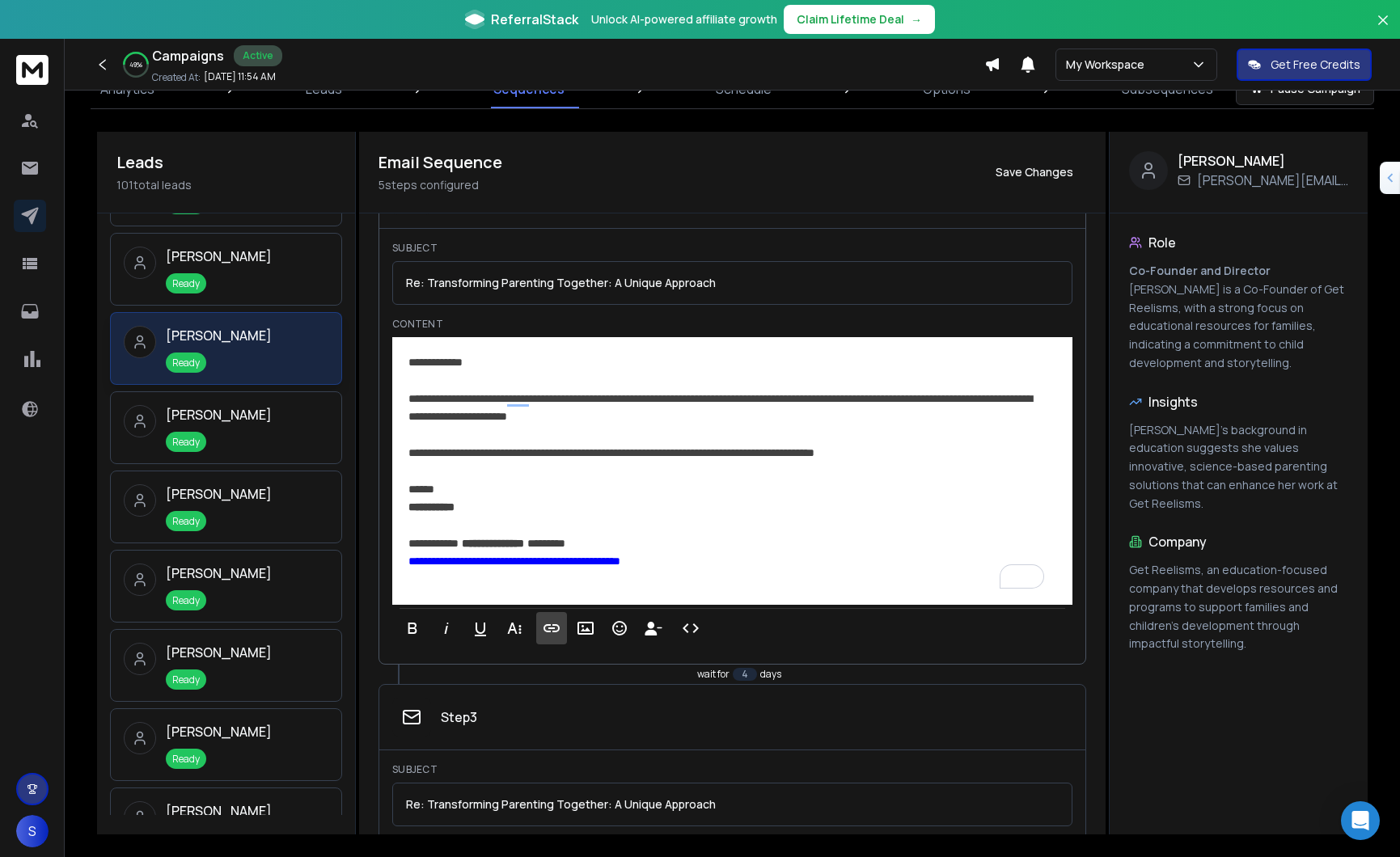
scroll to position [711, 0]
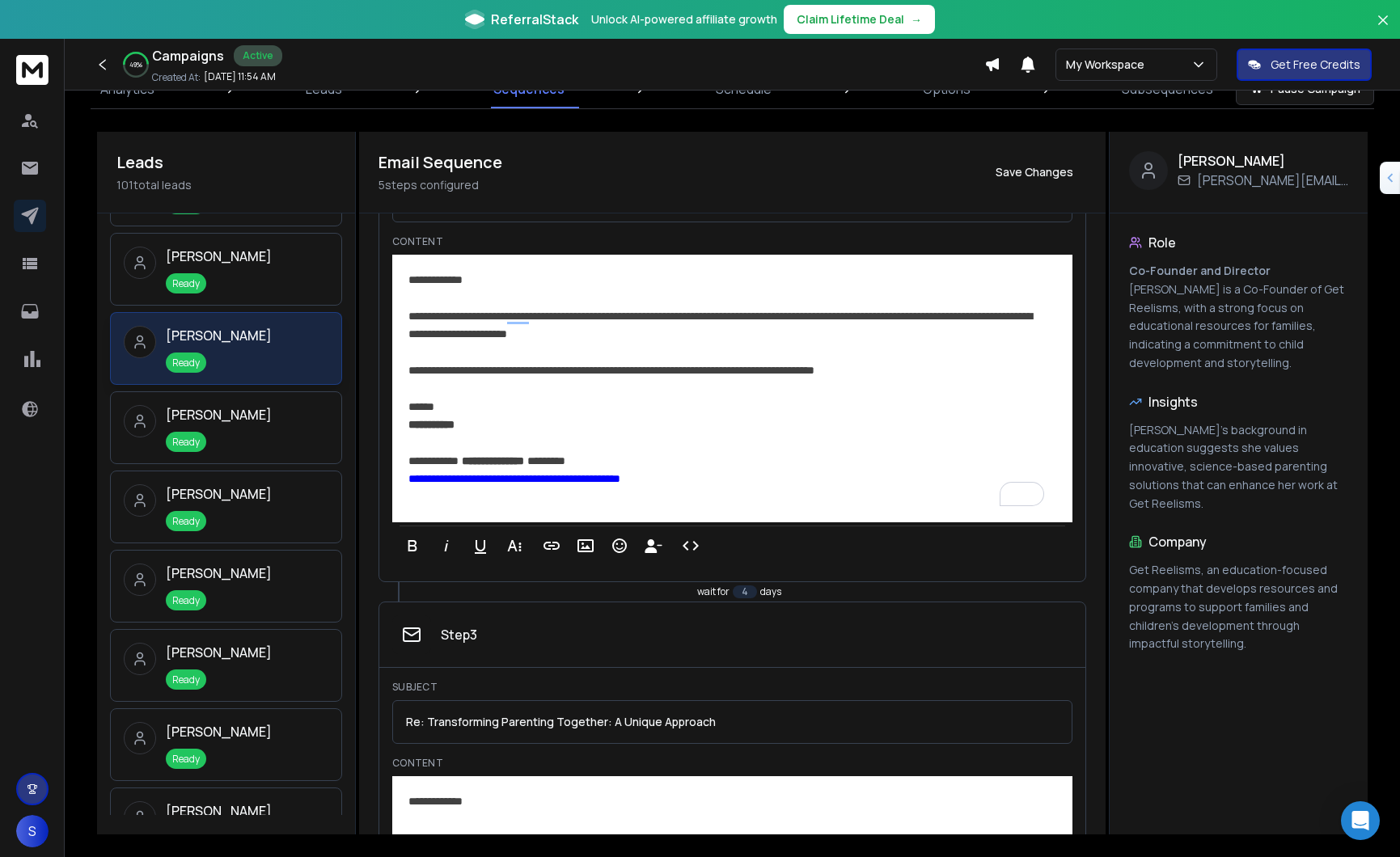
click at [465, 488] on div "**********" at bounding box center [732, 479] width 648 height 18
click at [462, 496] on div "To enrich screen reader interactions, please activate Accessibility in Grammarl…" at bounding box center [732, 498] width 648 height 18
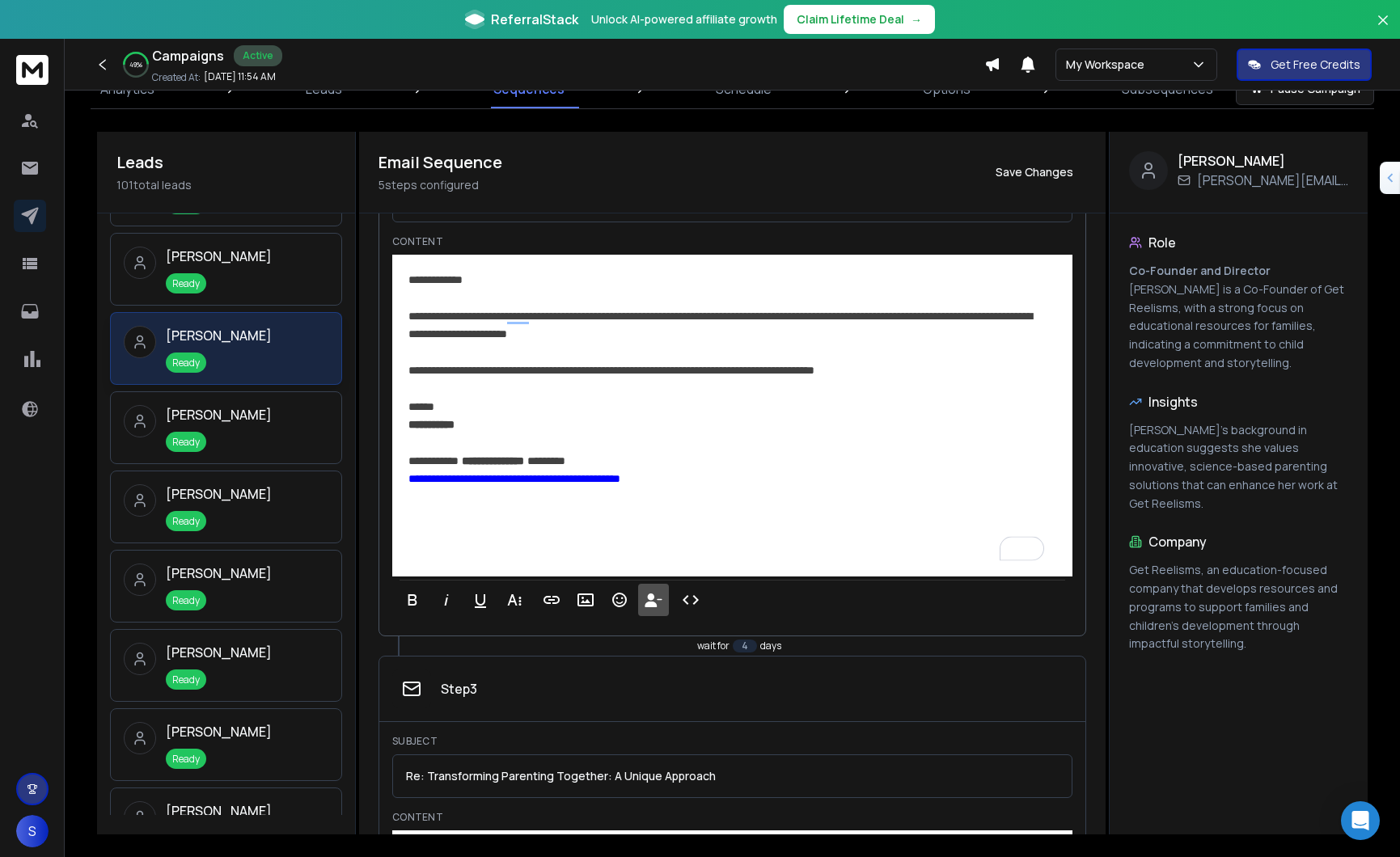
click at [656, 615] on button "Insert Unsubscribe Link" at bounding box center [654, 600] width 31 height 32
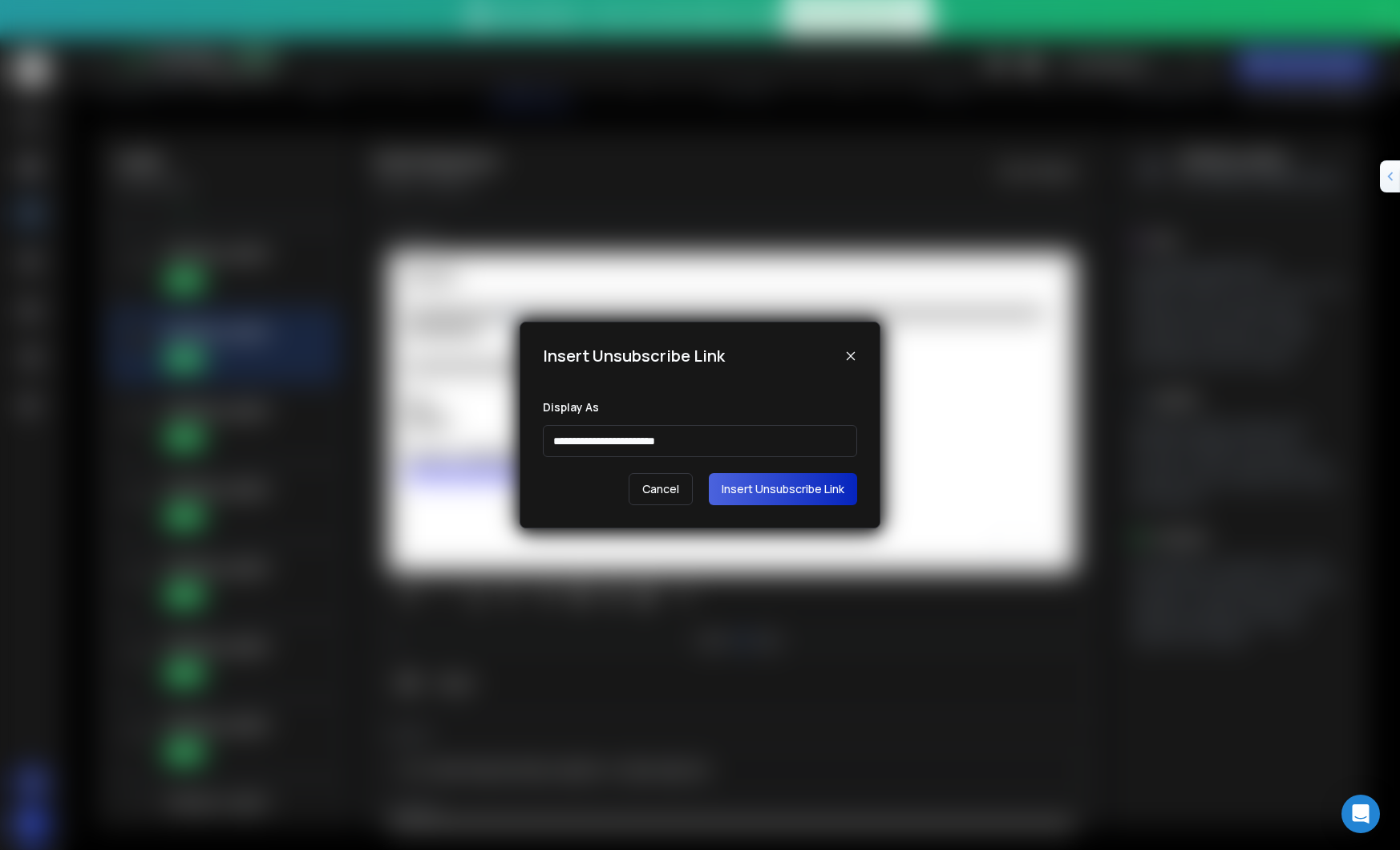
click at [760, 481] on button "Insert Unsubscribe Link" at bounding box center [783, 490] width 148 height 32
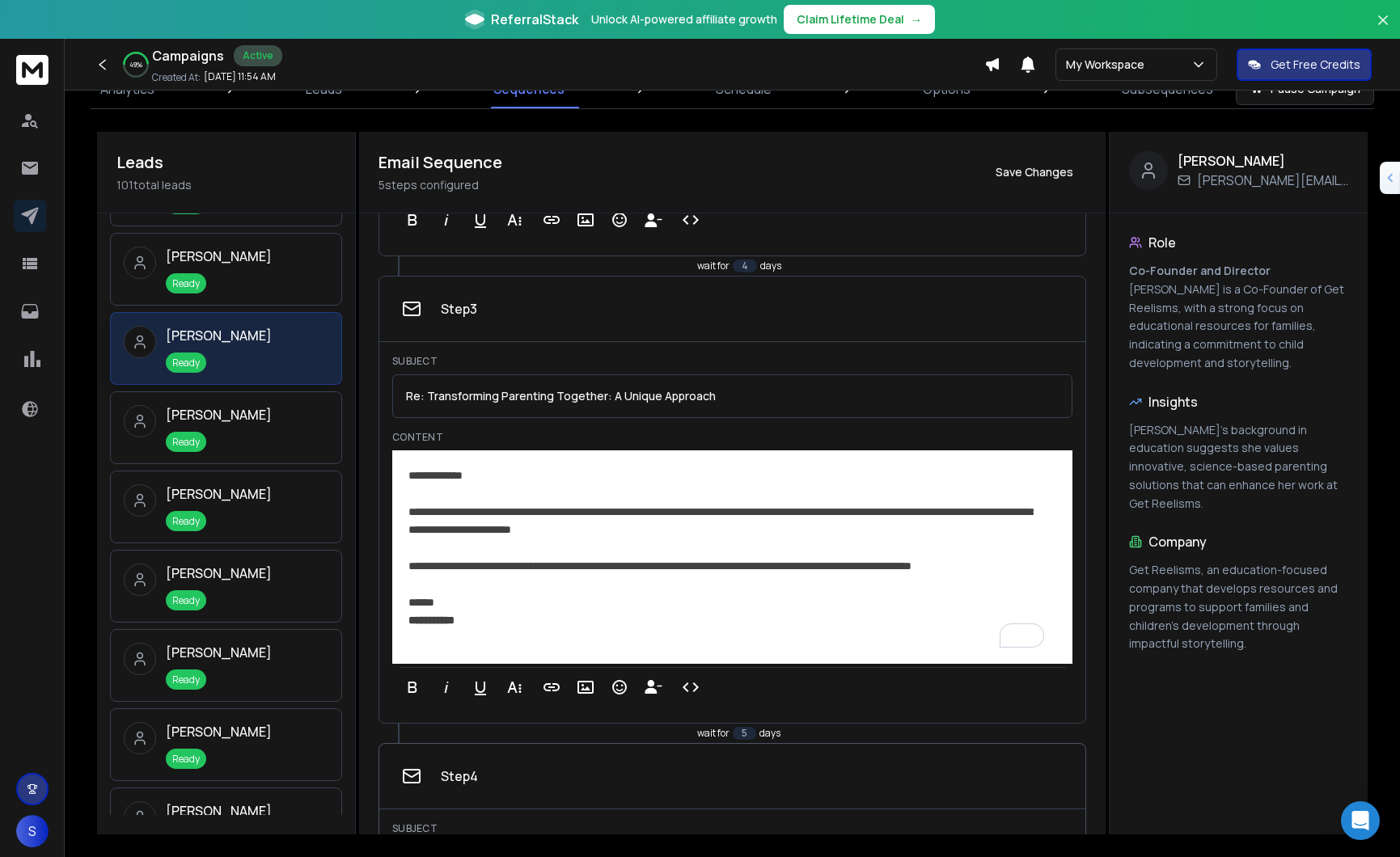
scroll to position [1194, 0]
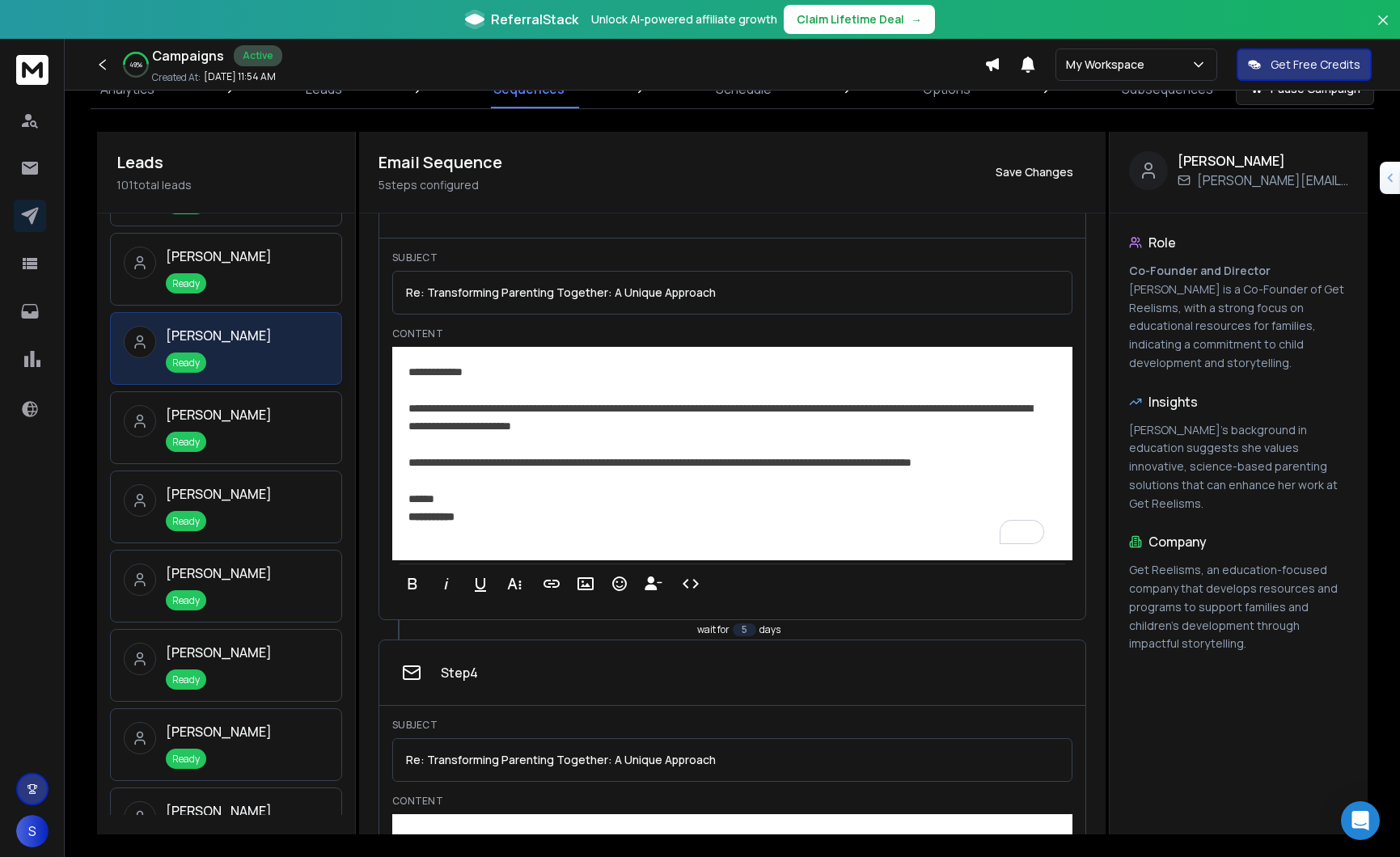
click at [414, 551] on div "**********" at bounding box center [732, 454] width 681 height 214
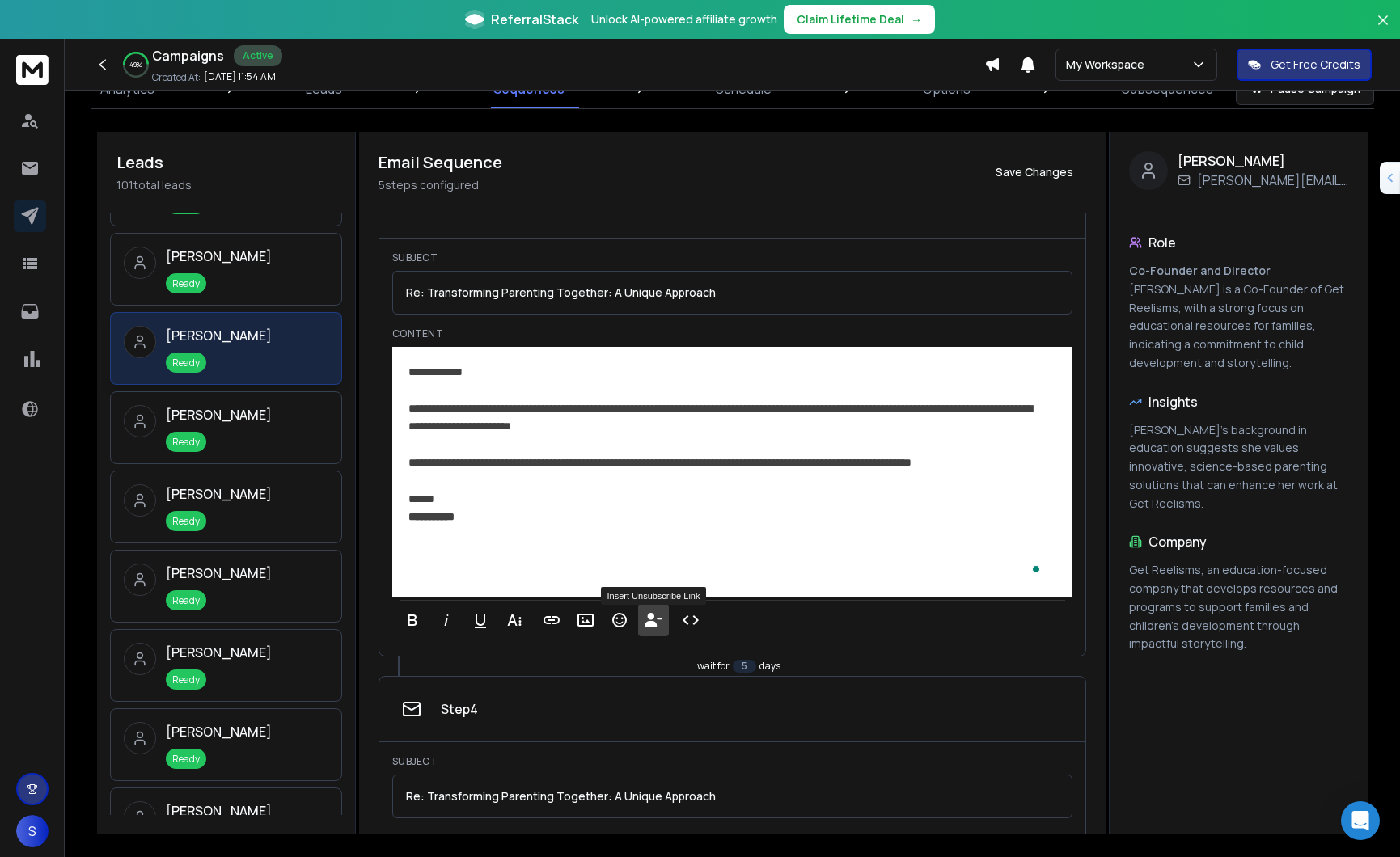
click at [656, 618] on icon "button" at bounding box center [654, 620] width 19 height 14
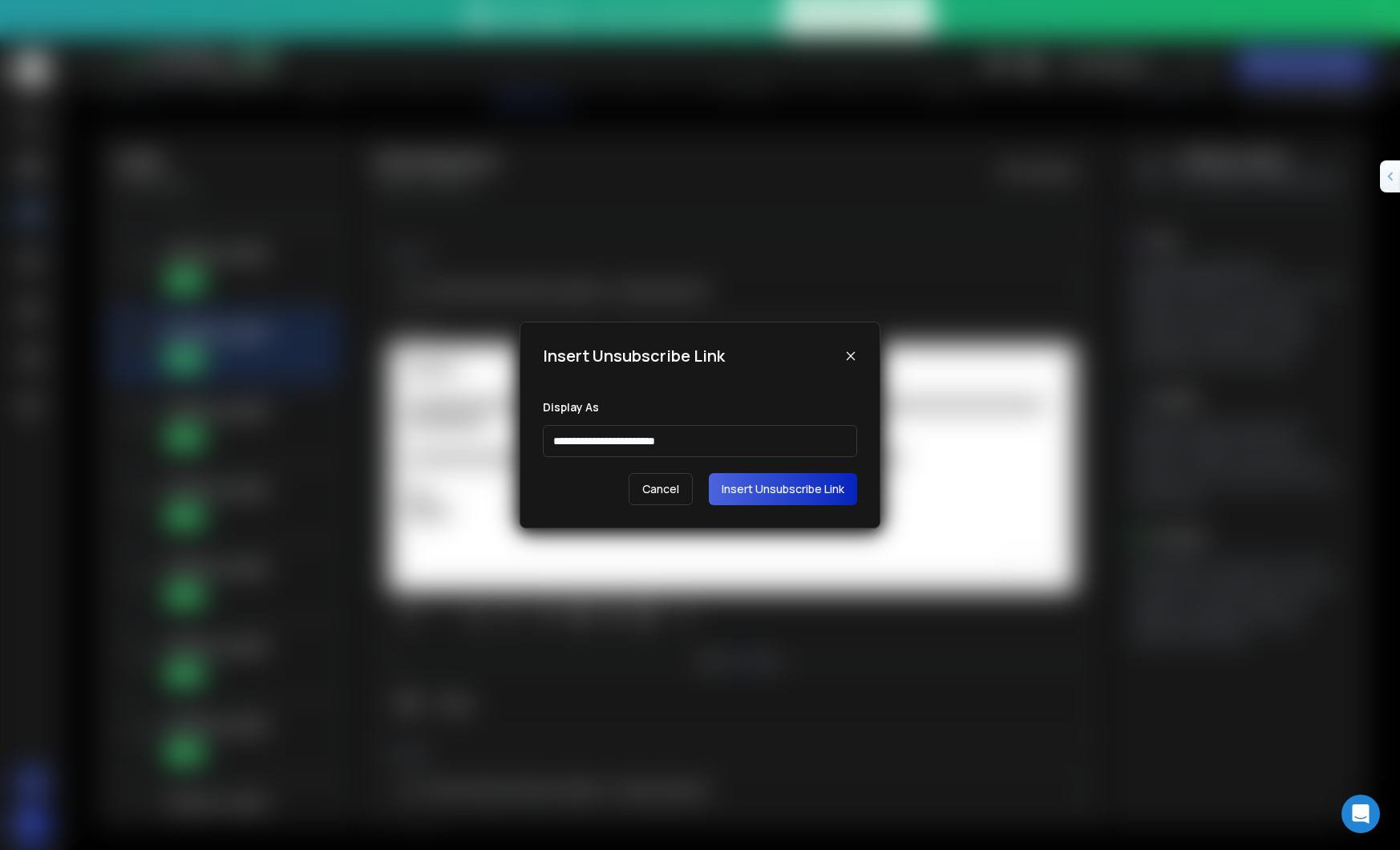
click at [776, 478] on button "Insert Unsubscribe Link" at bounding box center [783, 490] width 148 height 32
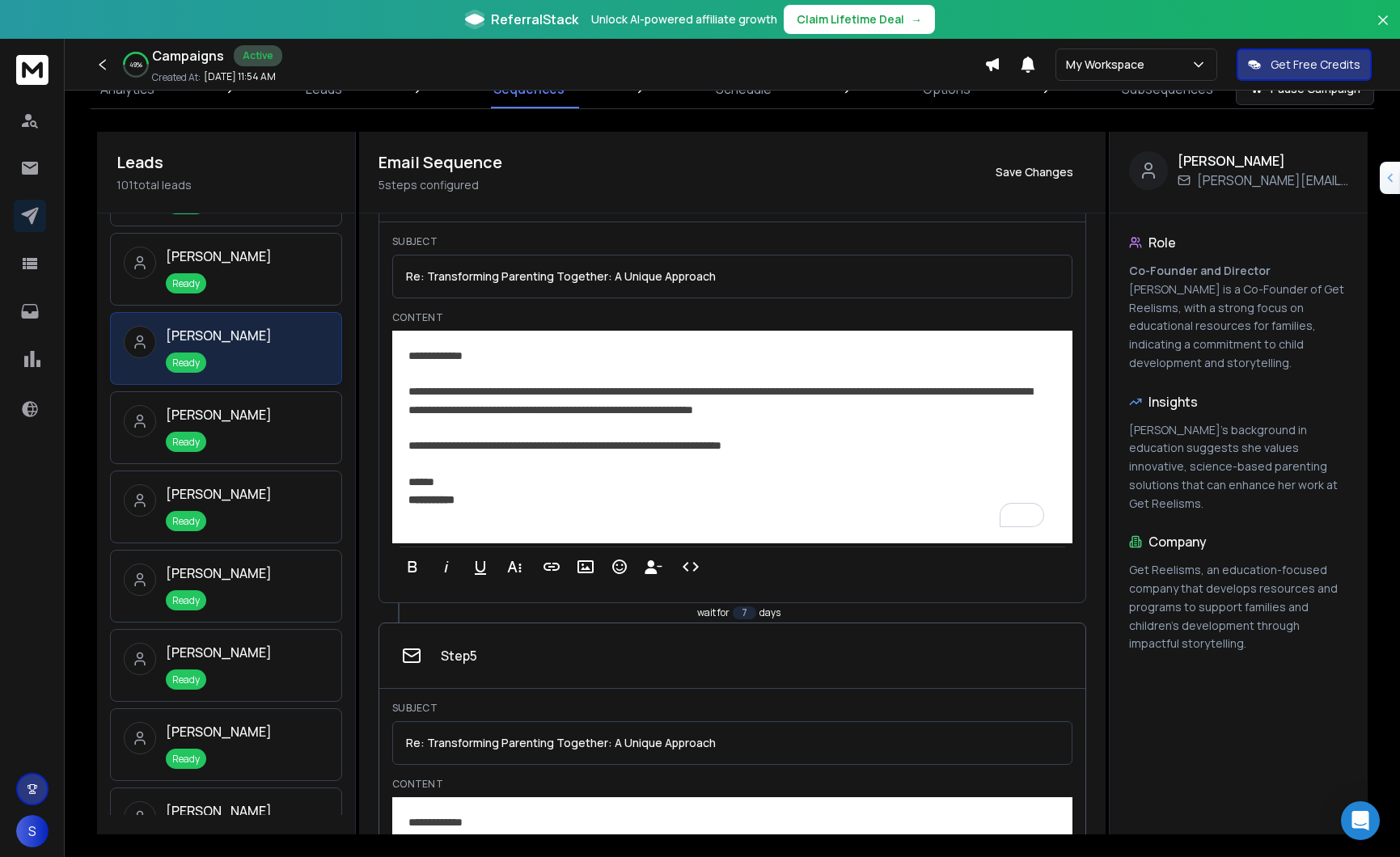
scroll to position [1797, 0]
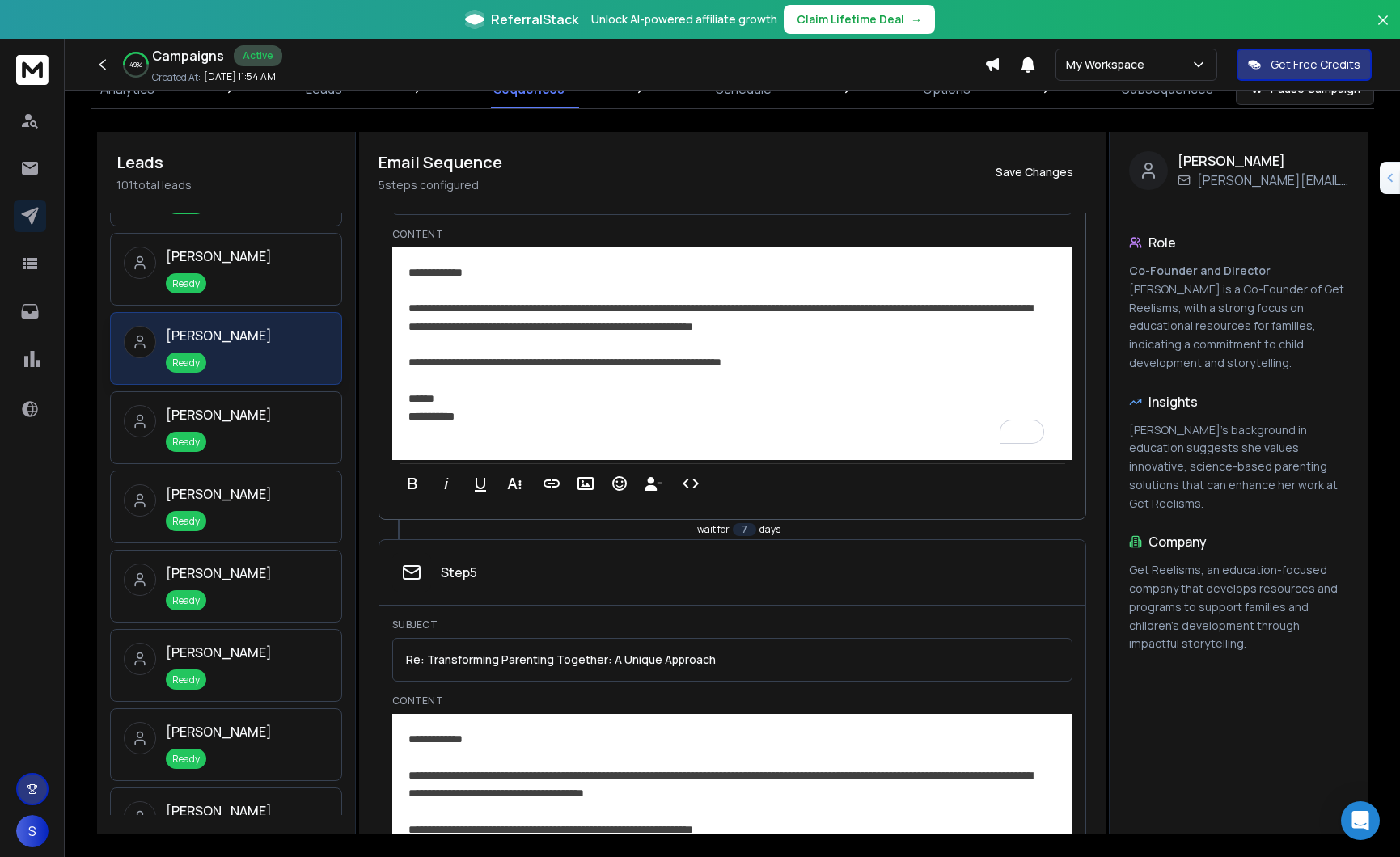
click at [433, 448] on div "**********" at bounding box center [732, 354] width 681 height 214
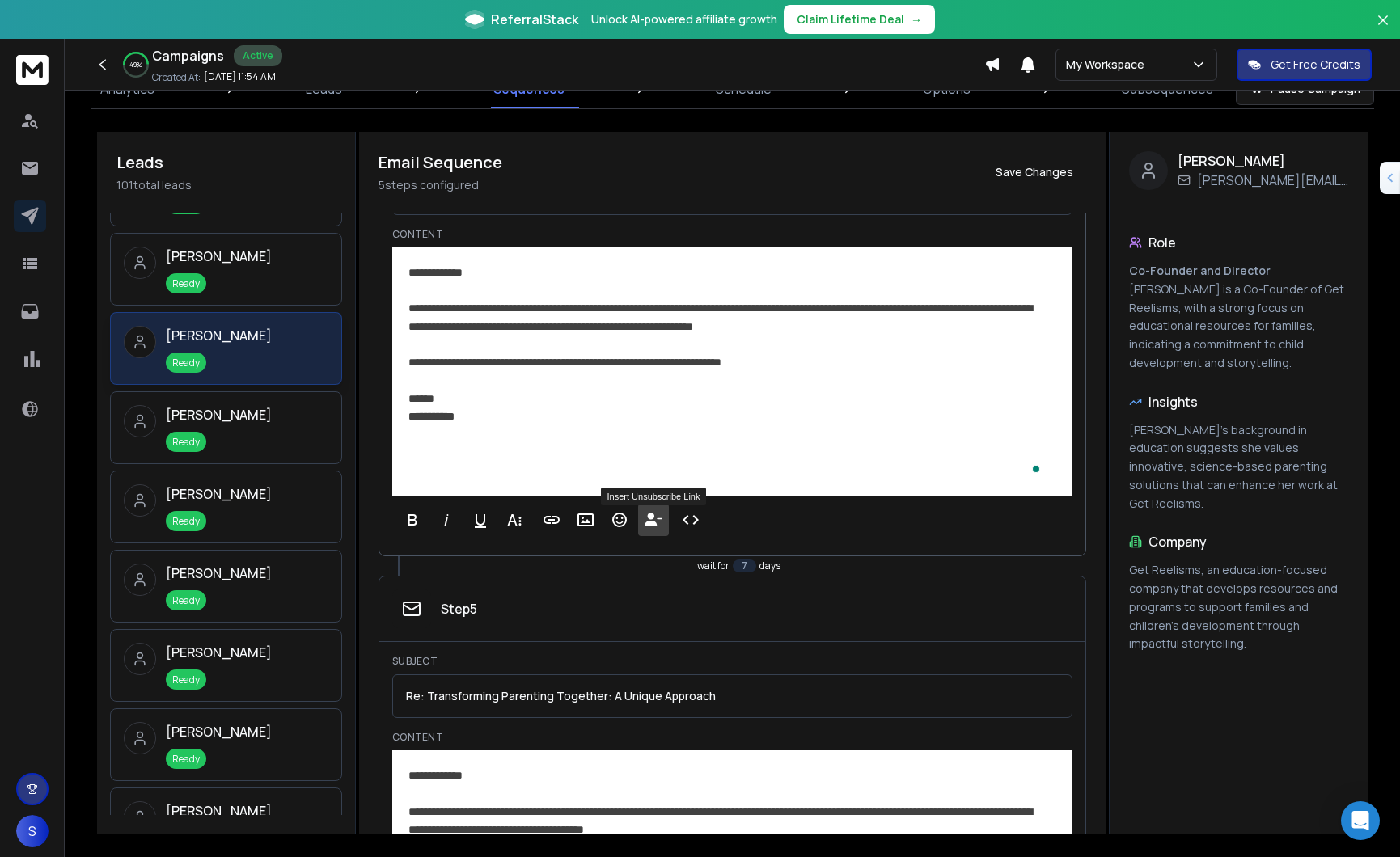
click at [647, 511] on button "Insert Unsubscribe Link" at bounding box center [654, 520] width 31 height 32
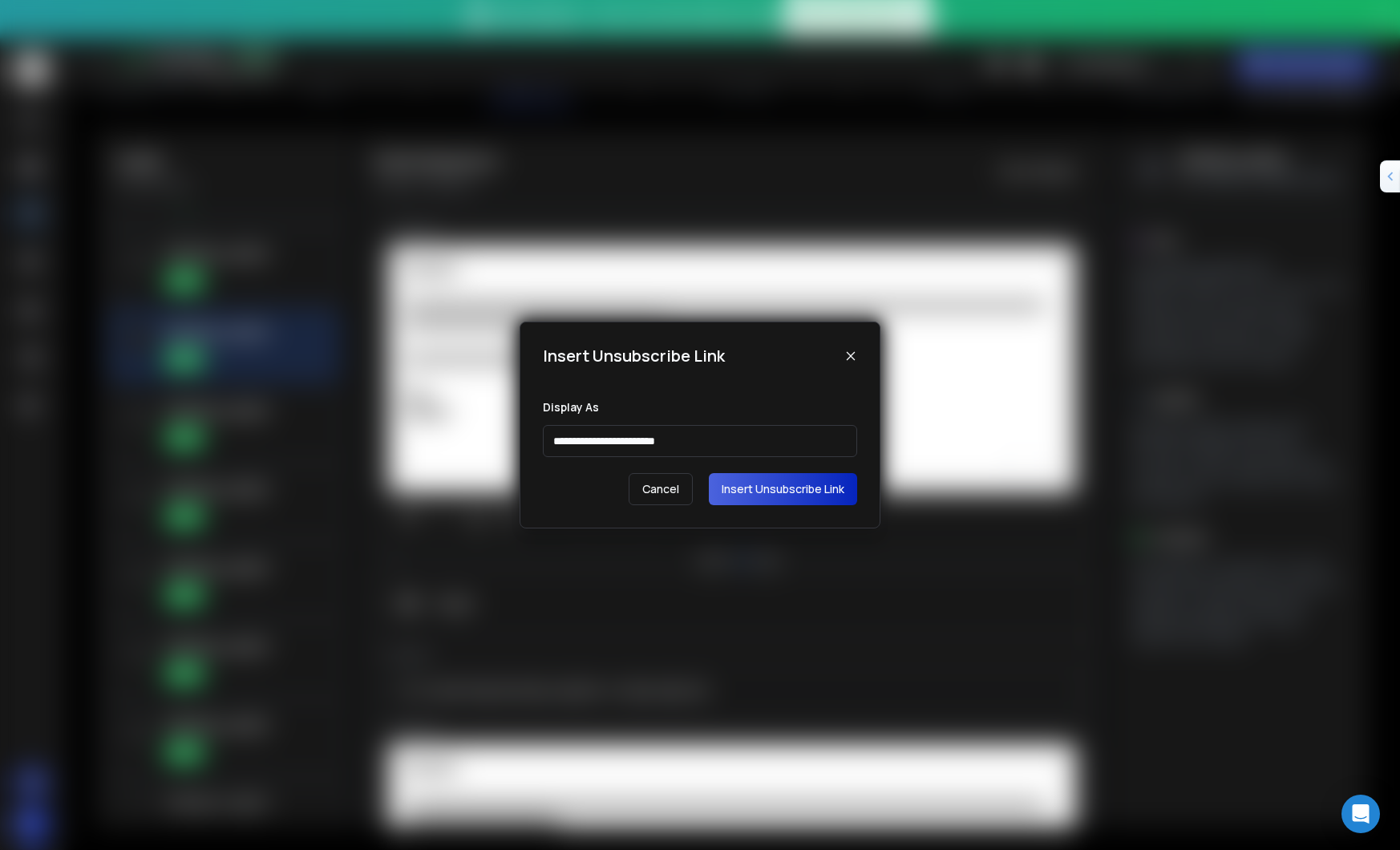
click at [763, 500] on button "Insert Unsubscribe Link" at bounding box center [783, 490] width 148 height 32
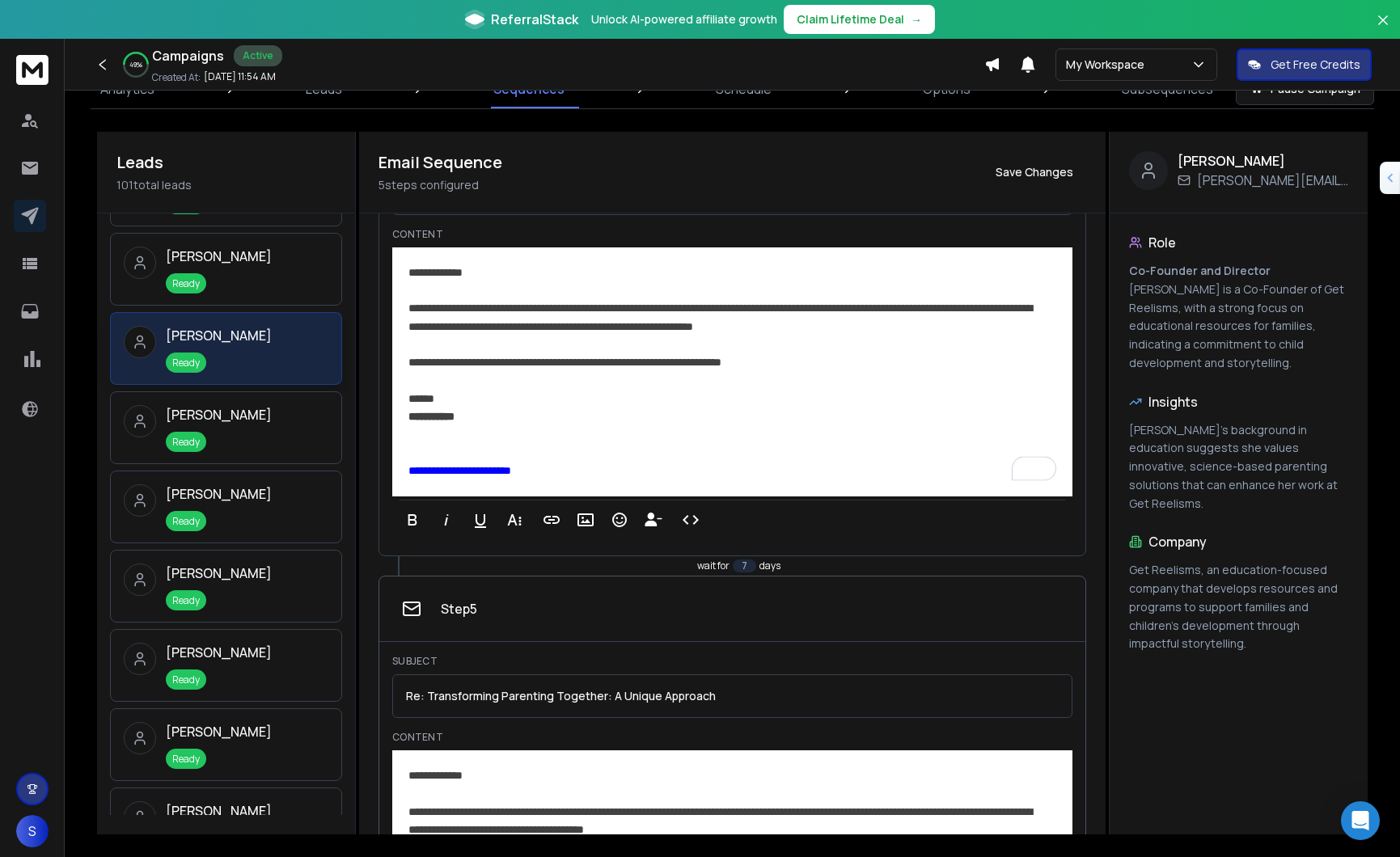
scroll to position [2007, 0]
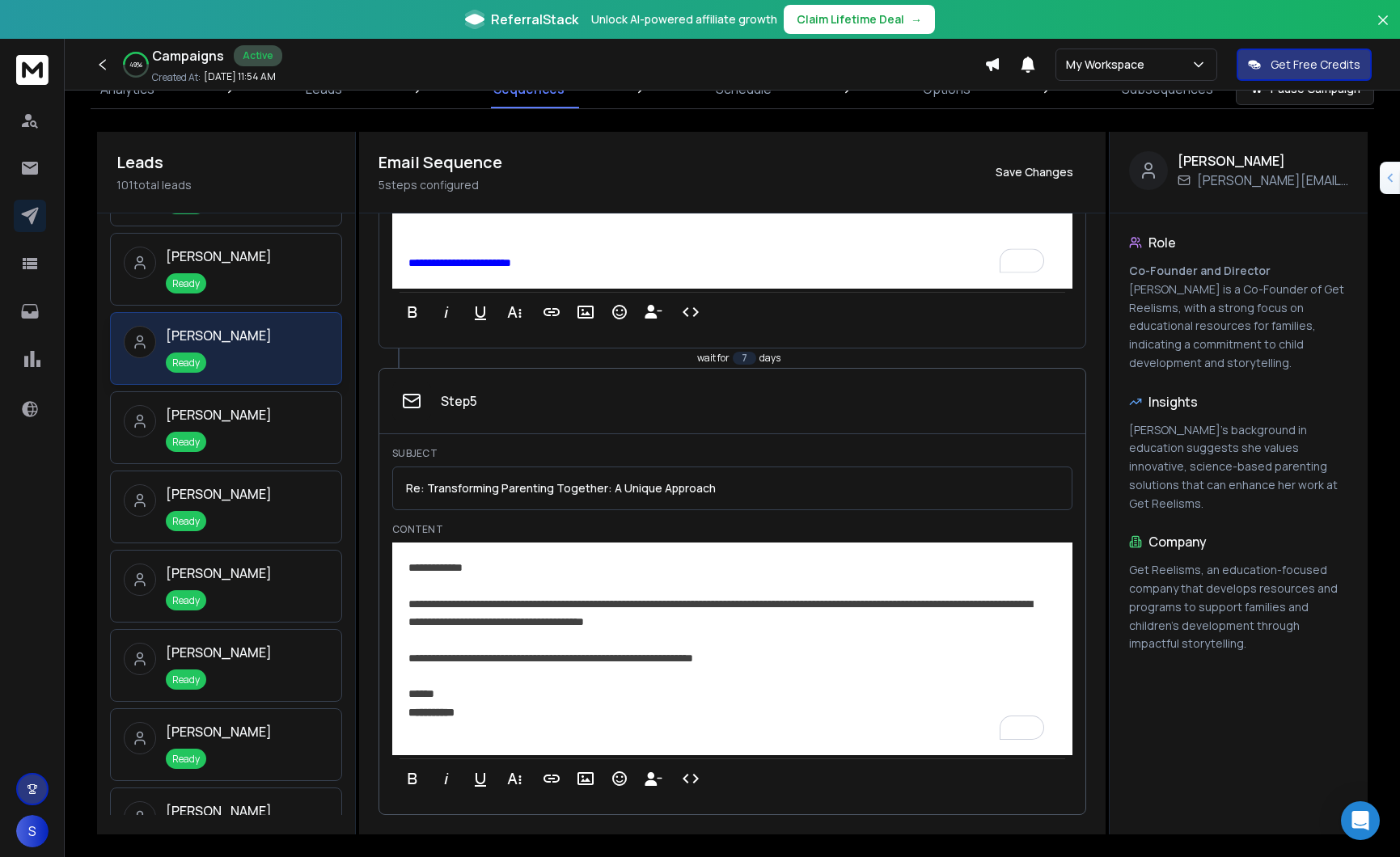
click at [447, 742] on div "**********" at bounding box center [732, 650] width 681 height 214
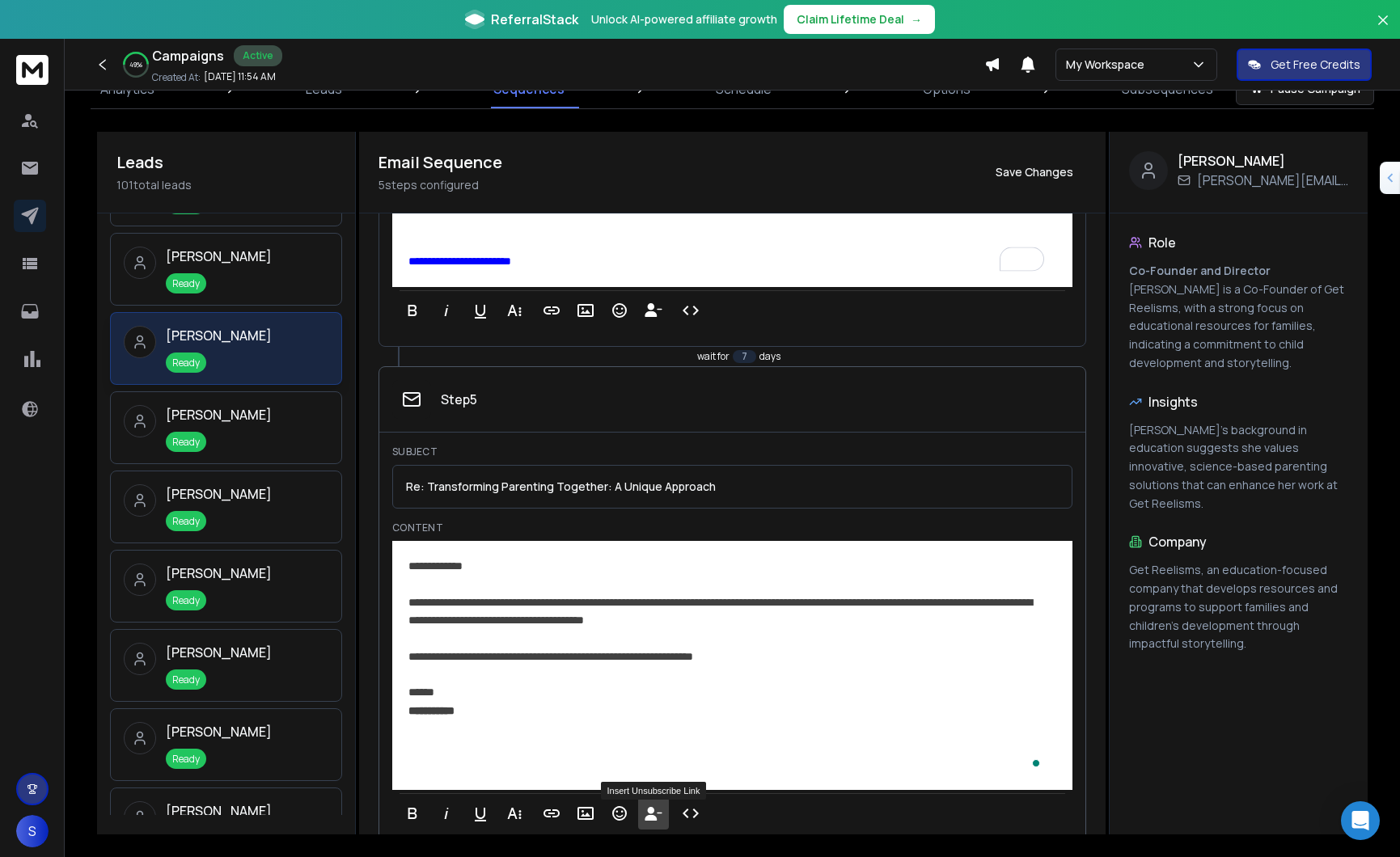
click at [645, 820] on icon "button" at bounding box center [653, 814] width 17 height 14
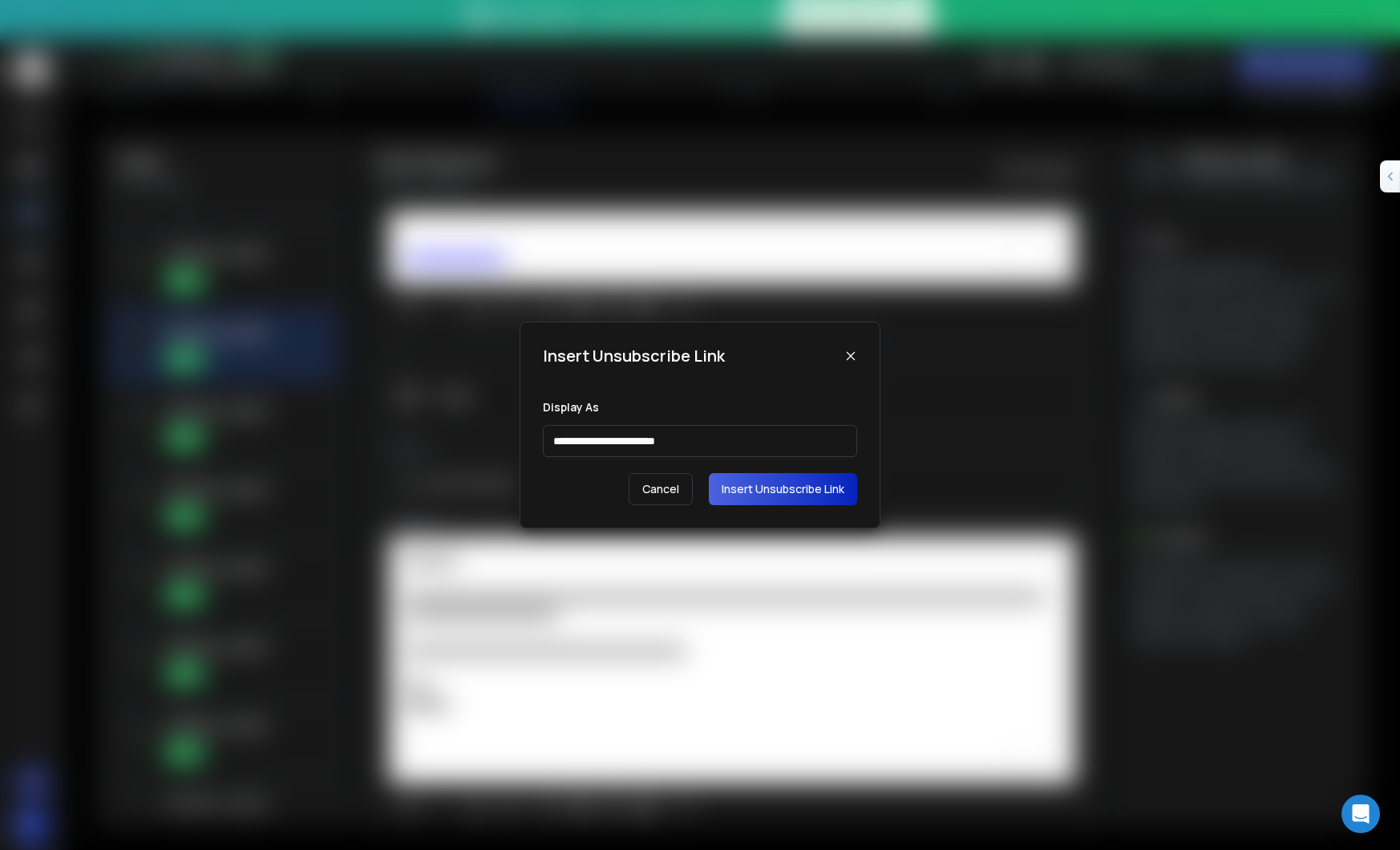
drag, startPoint x: 781, startPoint y: 506, endPoint x: 774, endPoint y: 489, distance: 18.4
click at [779, 505] on div "**********" at bounding box center [700, 425] width 361 height 207
click at [773, 493] on button "Insert Unsubscribe Link" at bounding box center [783, 490] width 148 height 32
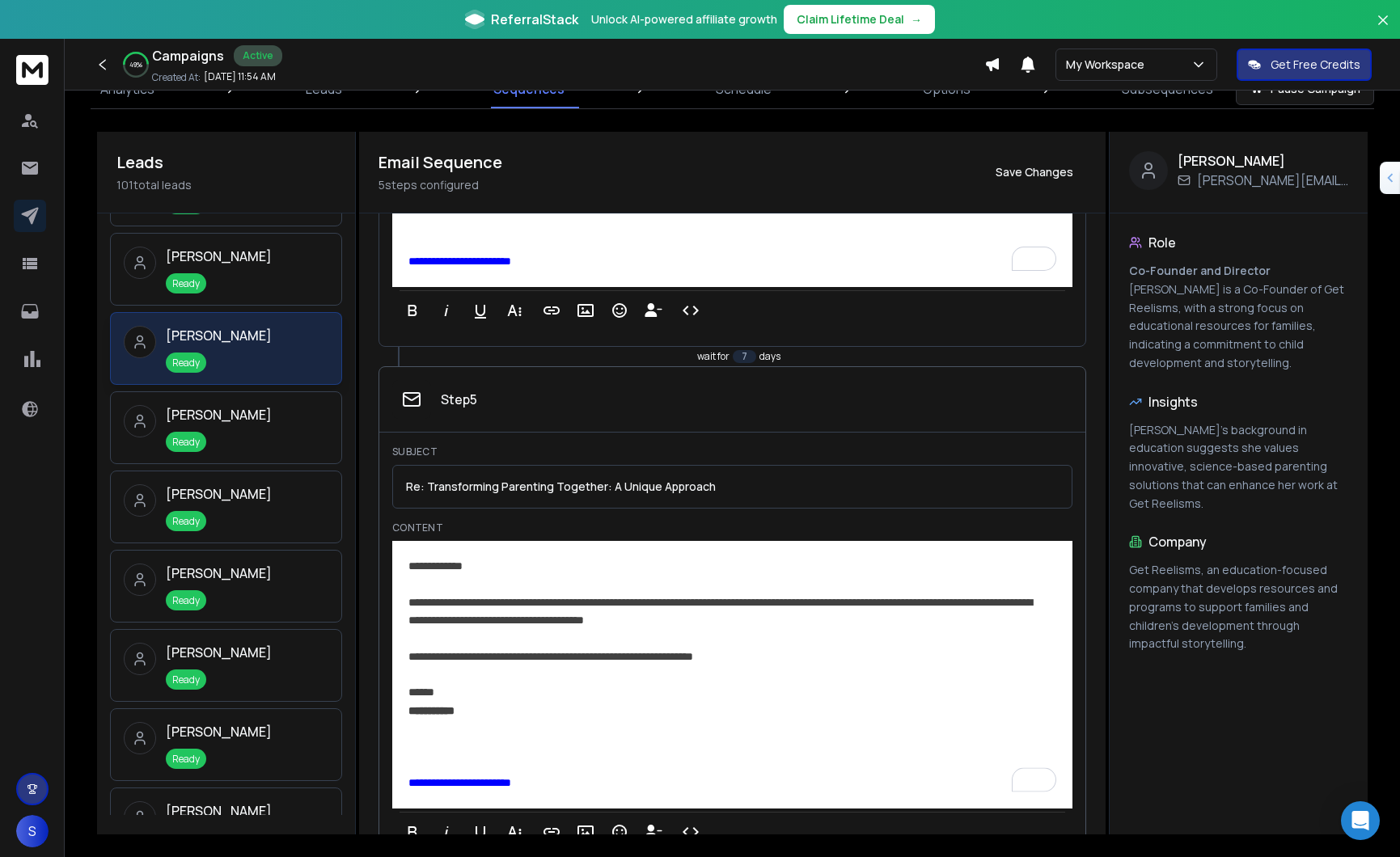
scroll to position [2062, 0]
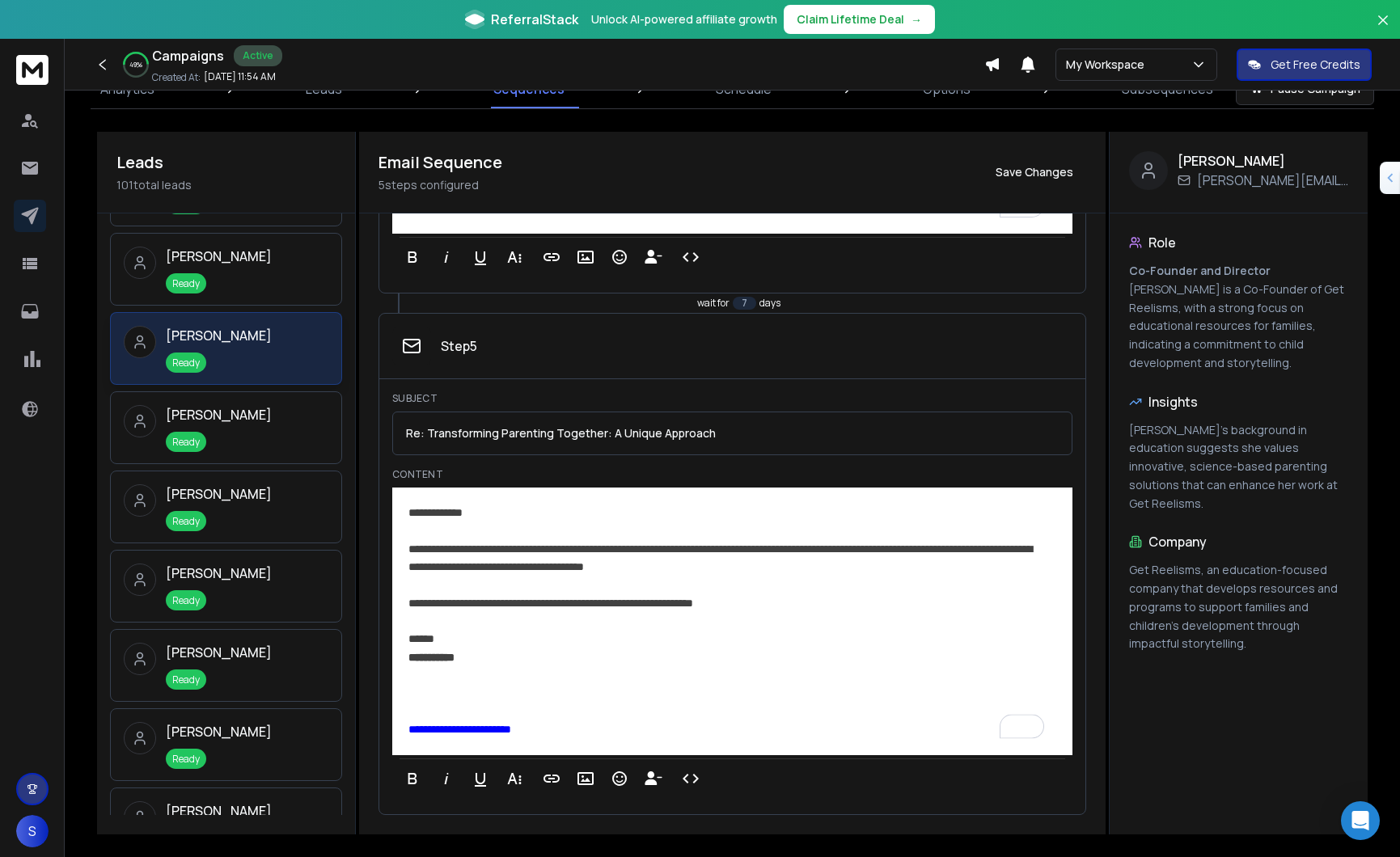
click at [1029, 182] on button "Save Changes" at bounding box center [1034, 172] width 104 height 32
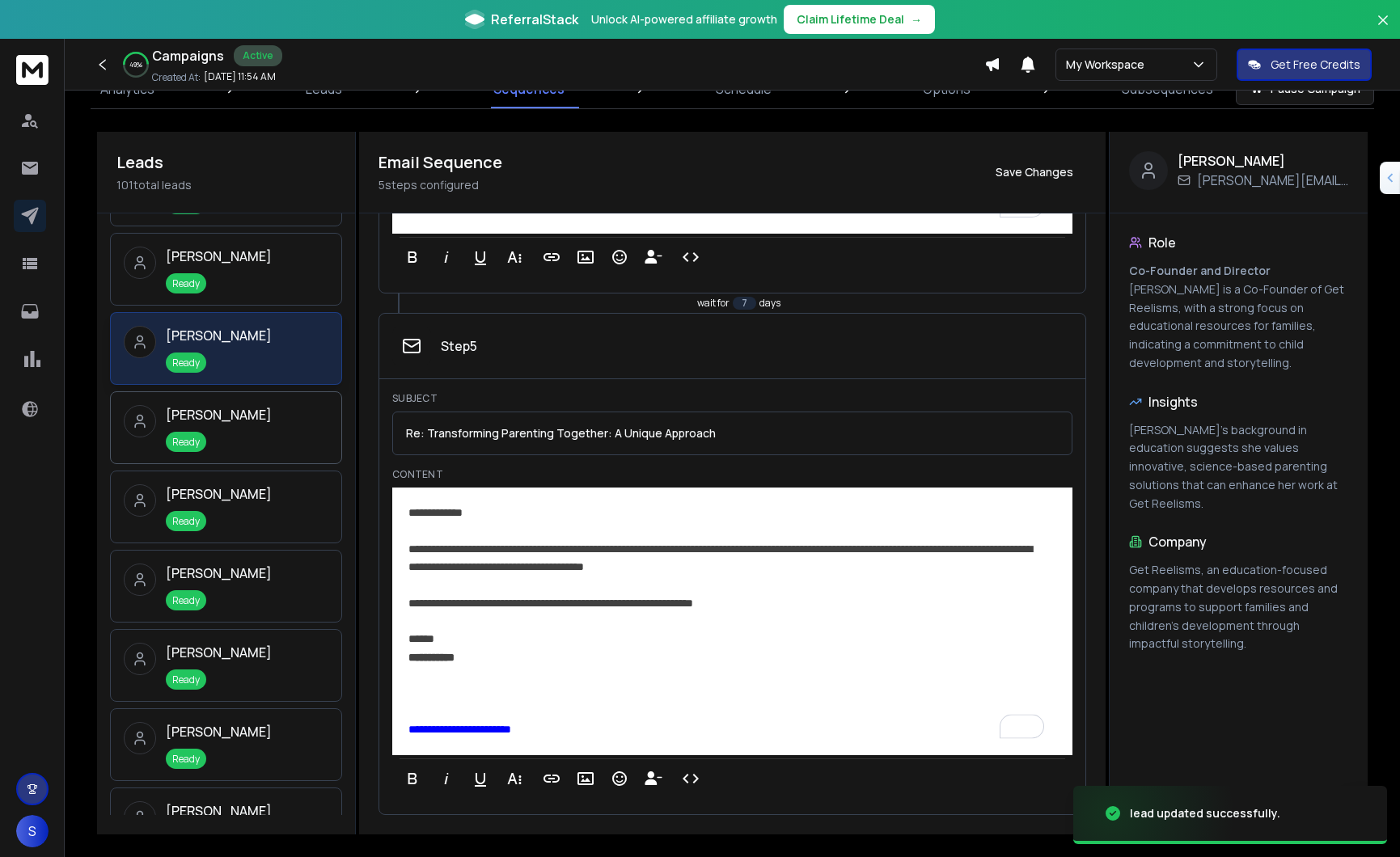
click at [272, 405] on div "[PERSON_NAME]" at bounding box center [247, 415] width 163 height 19
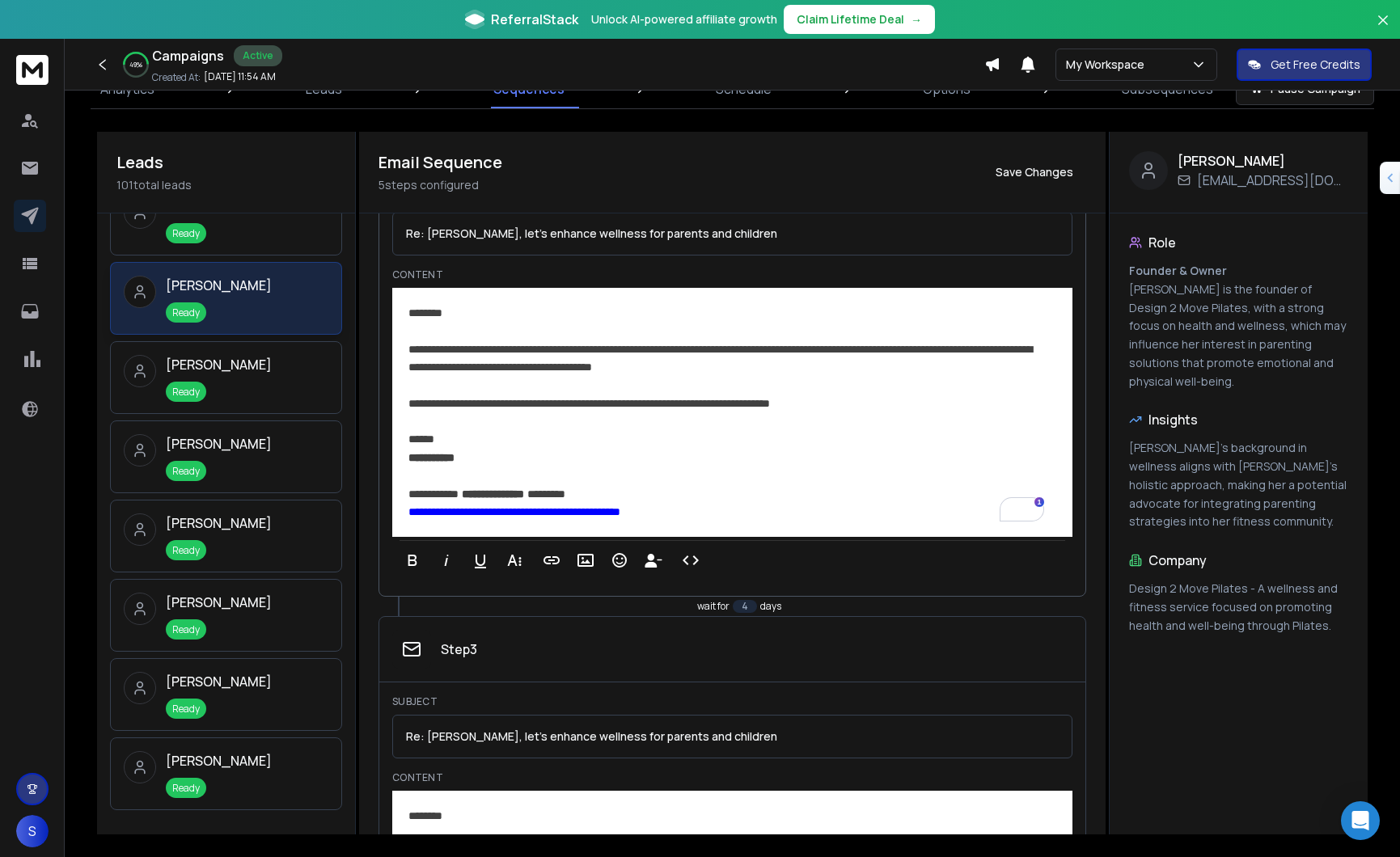
scroll to position [681, 0]
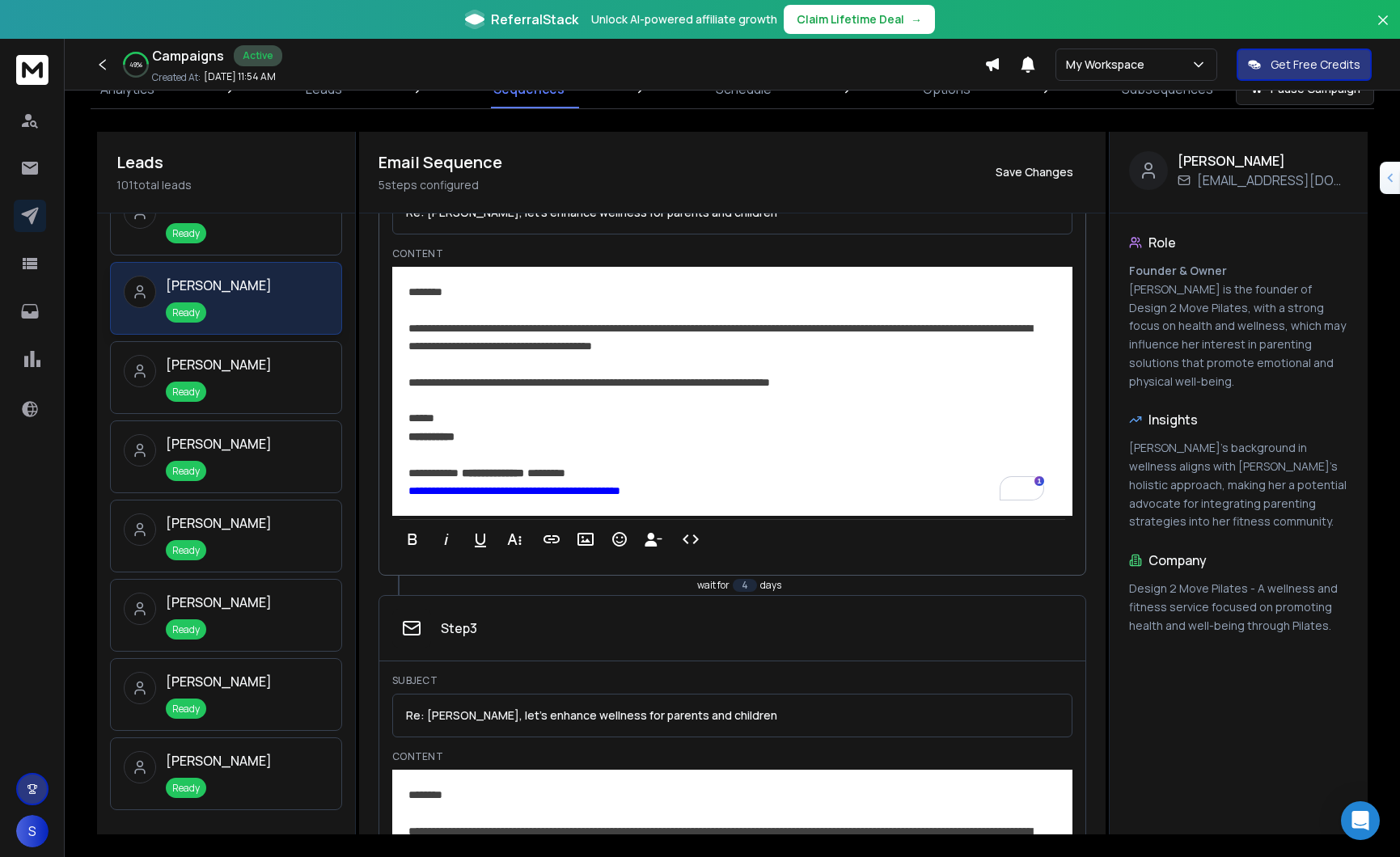
click at [732, 493] on div "**********" at bounding box center [732, 491] width 648 height 18
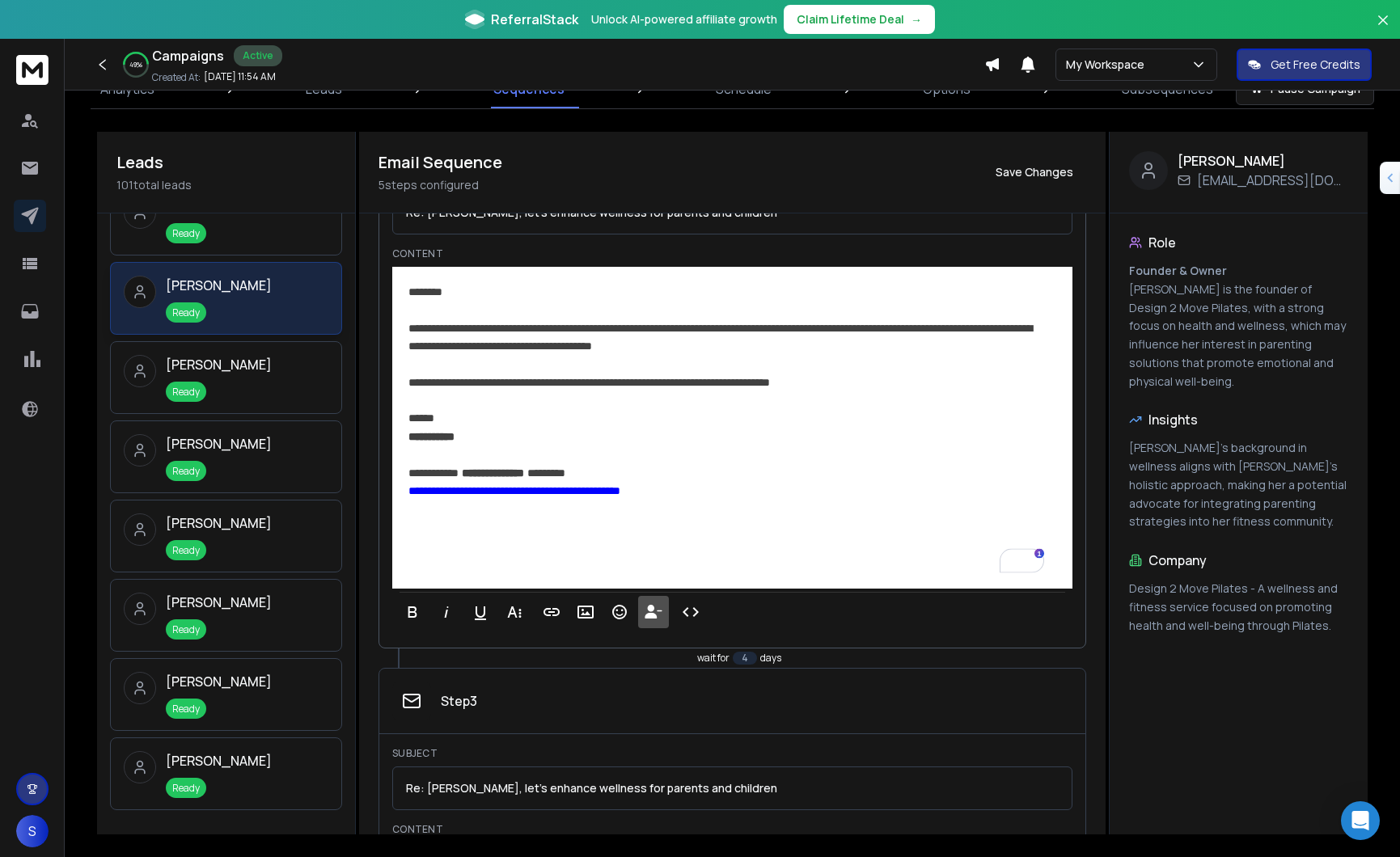
click at [655, 614] on icon "button" at bounding box center [654, 612] width 19 height 14
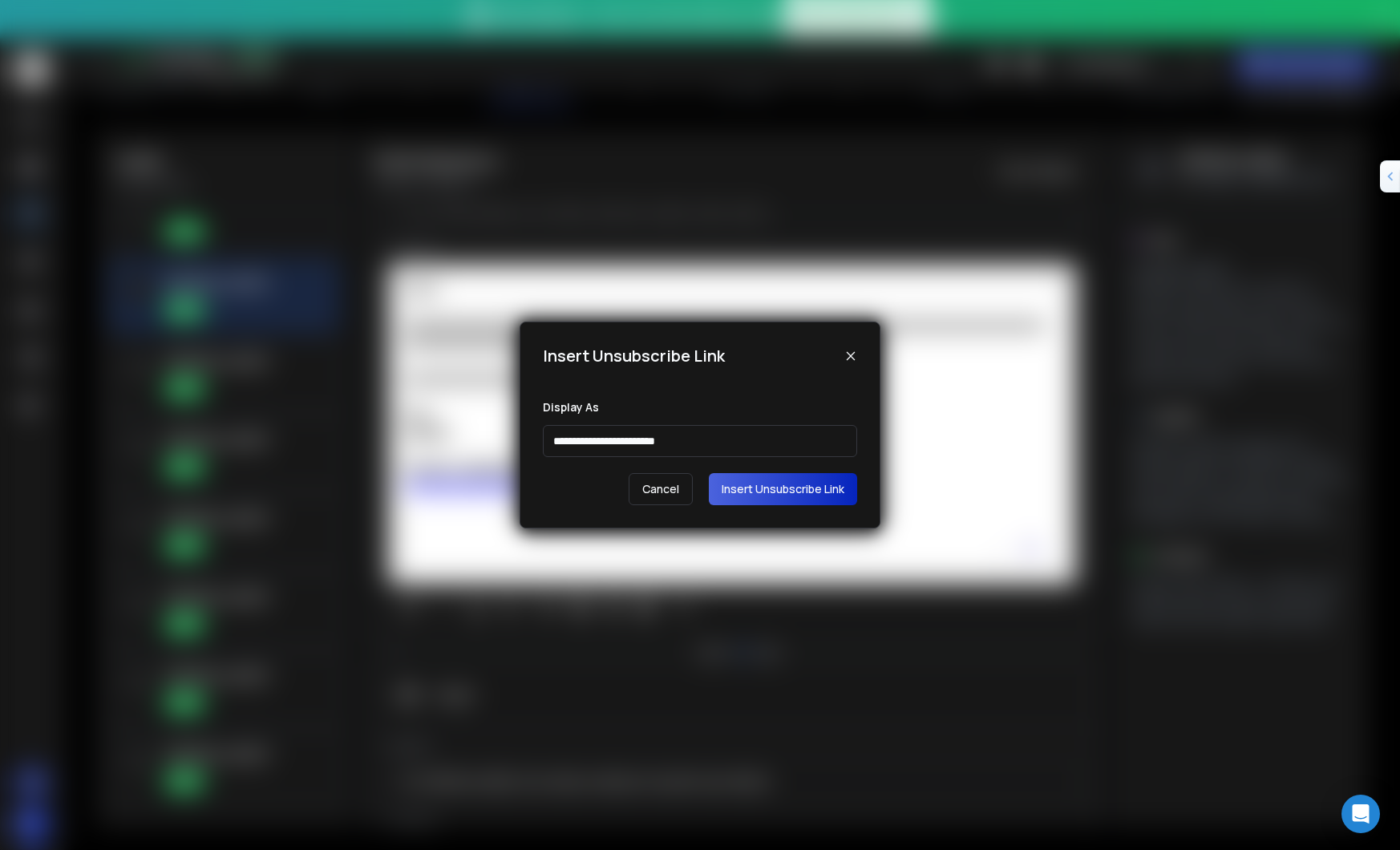
click at [786, 454] on input "**********" at bounding box center [700, 441] width 314 height 32
click at [771, 492] on button "Insert Unsubscribe Link" at bounding box center [783, 490] width 148 height 32
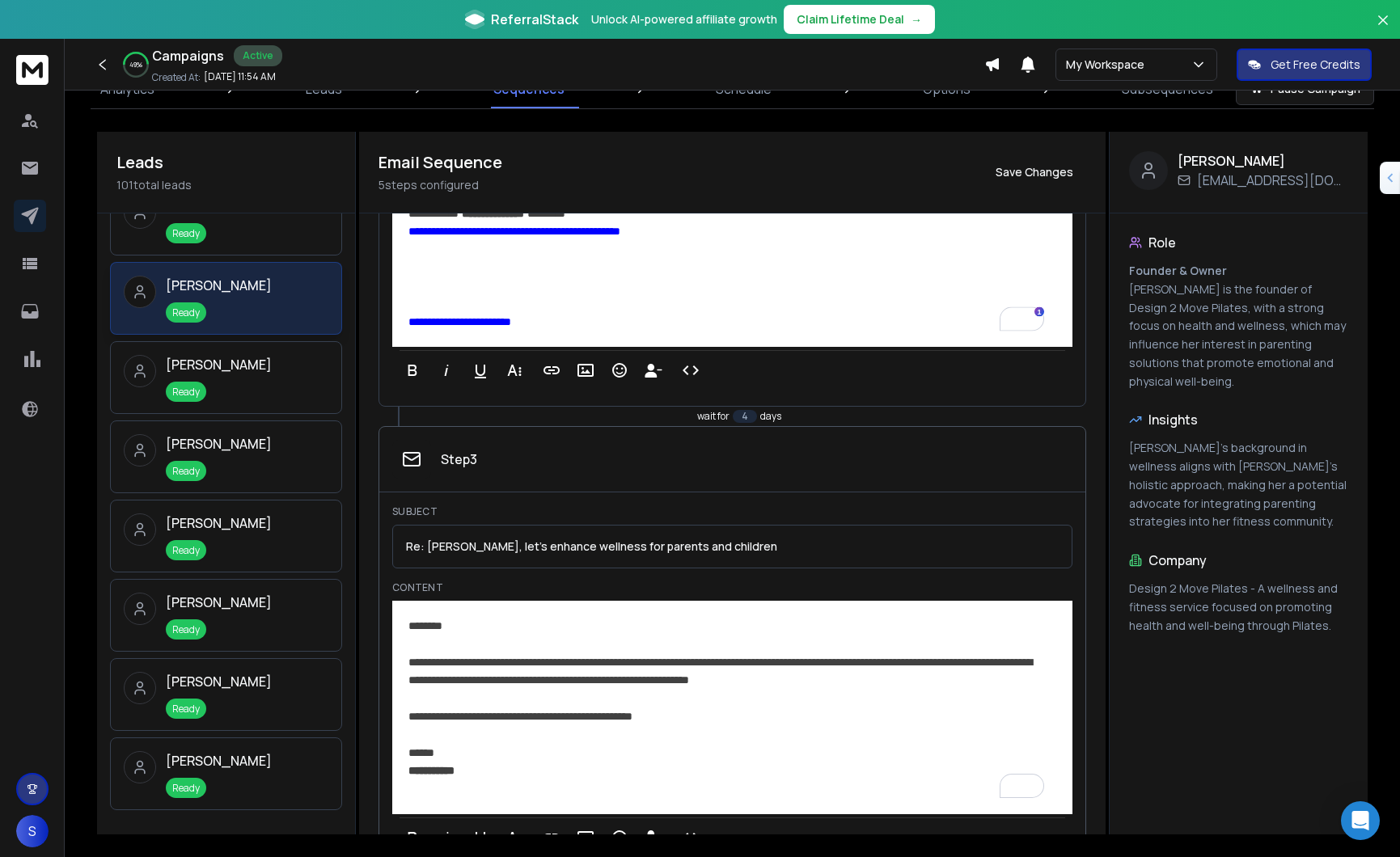
scroll to position [950, 0]
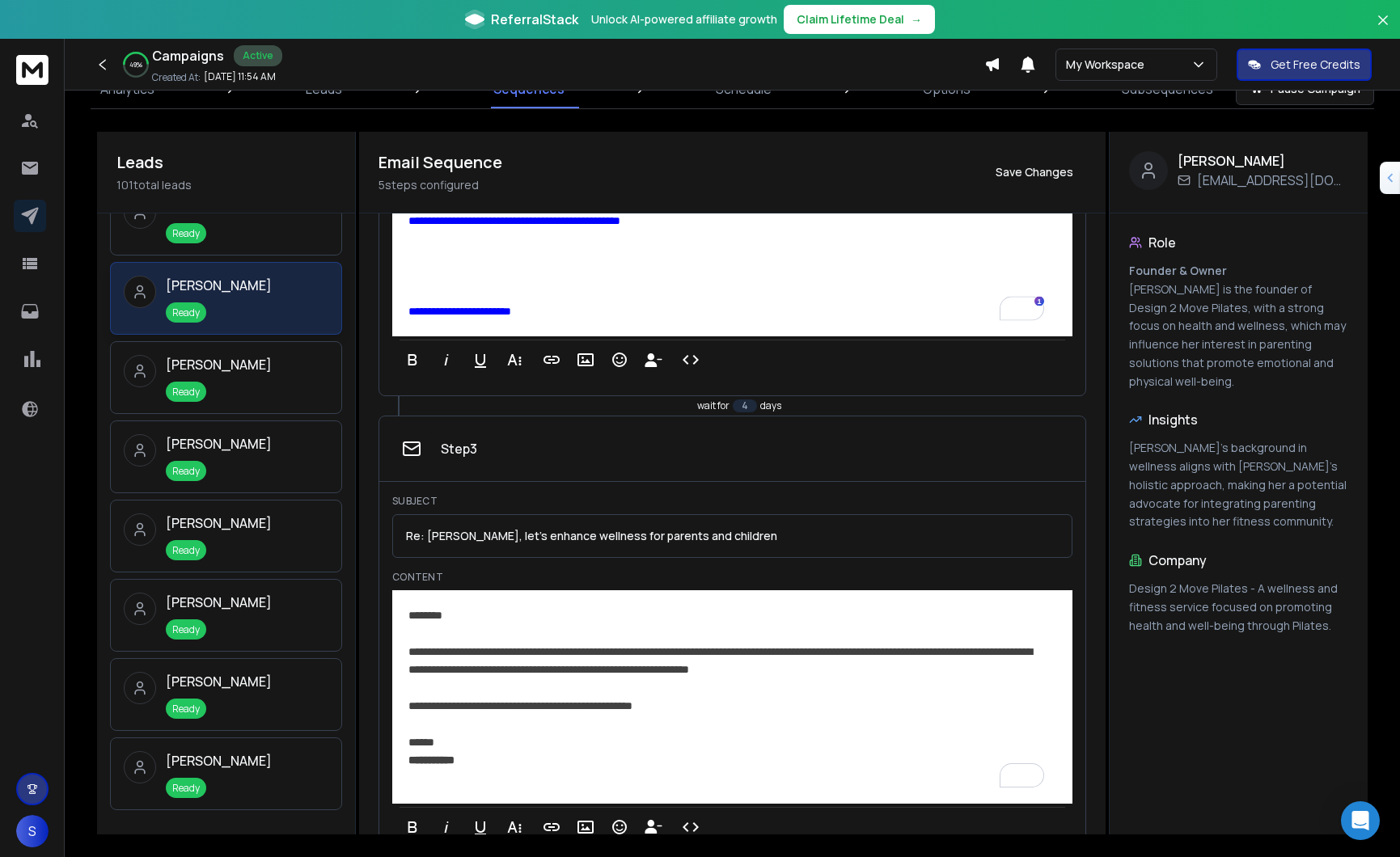
click at [499, 288] on div "To enrich screen reader interactions, please activate Accessibility in Grammarl…" at bounding box center [732, 293] width 648 height 18
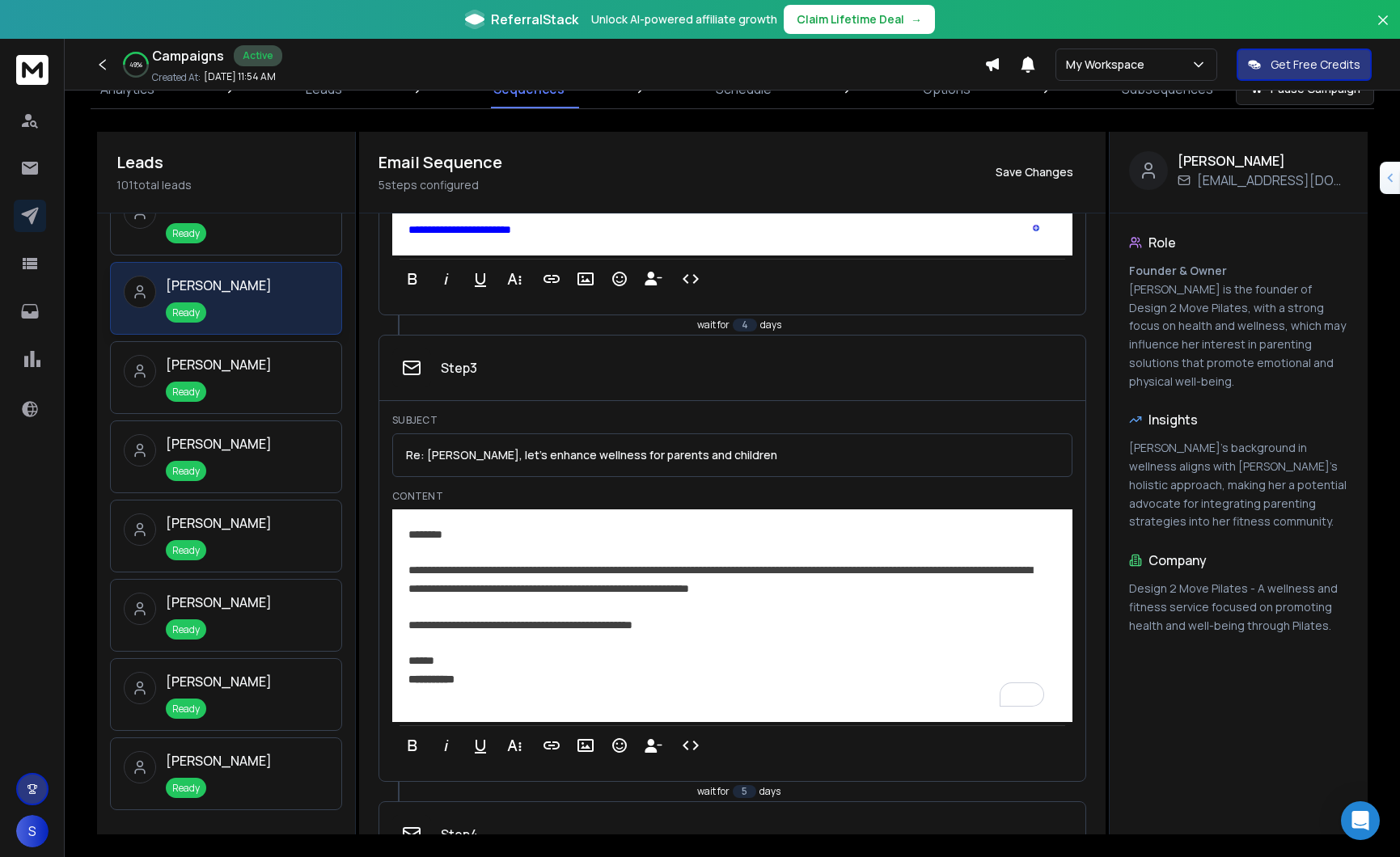
scroll to position [1097, 0]
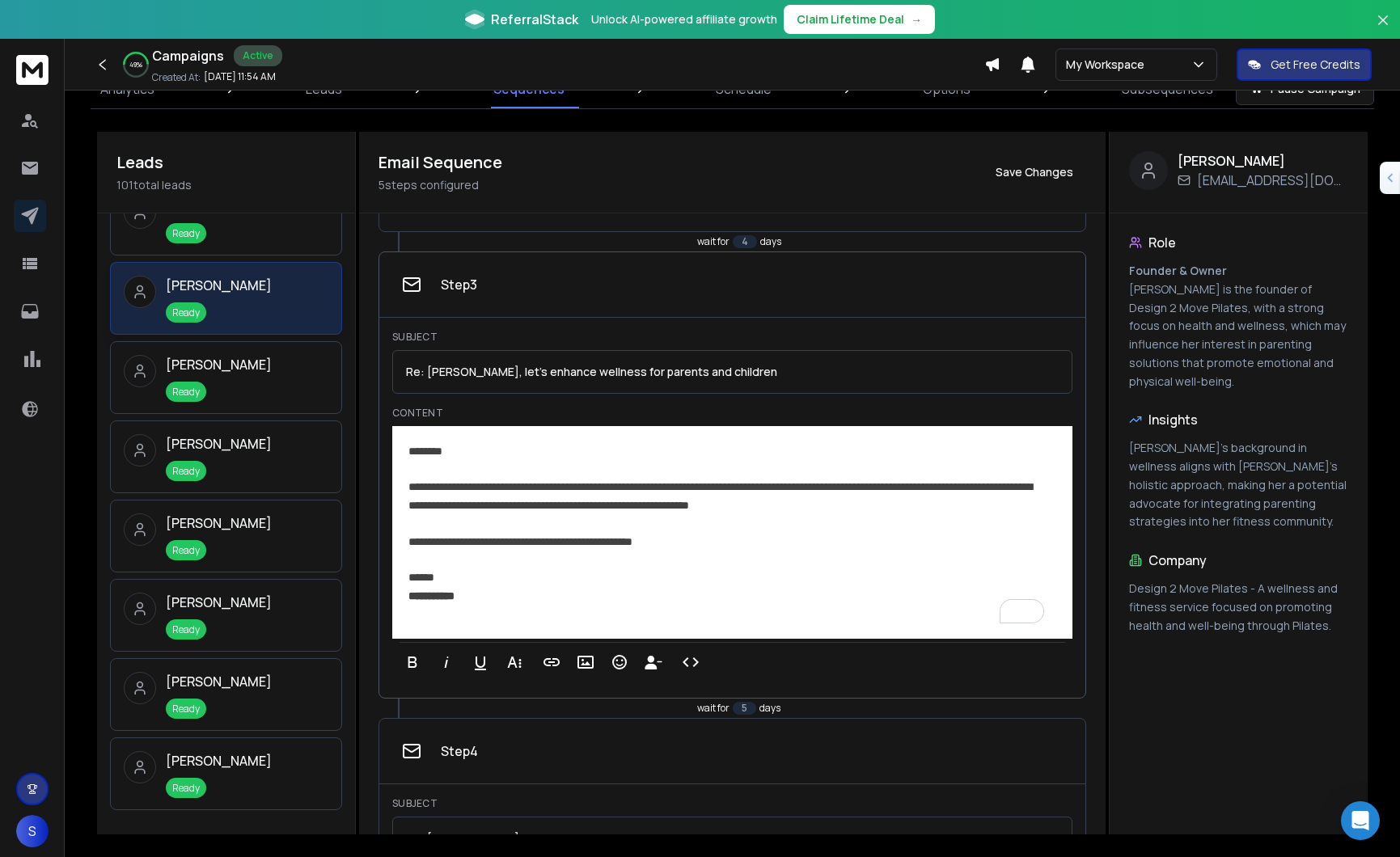
click at [473, 618] on div "To enrich screen reader interactions, please activate Accessibility in Grammarl…" at bounding box center [732, 614] width 648 height 18
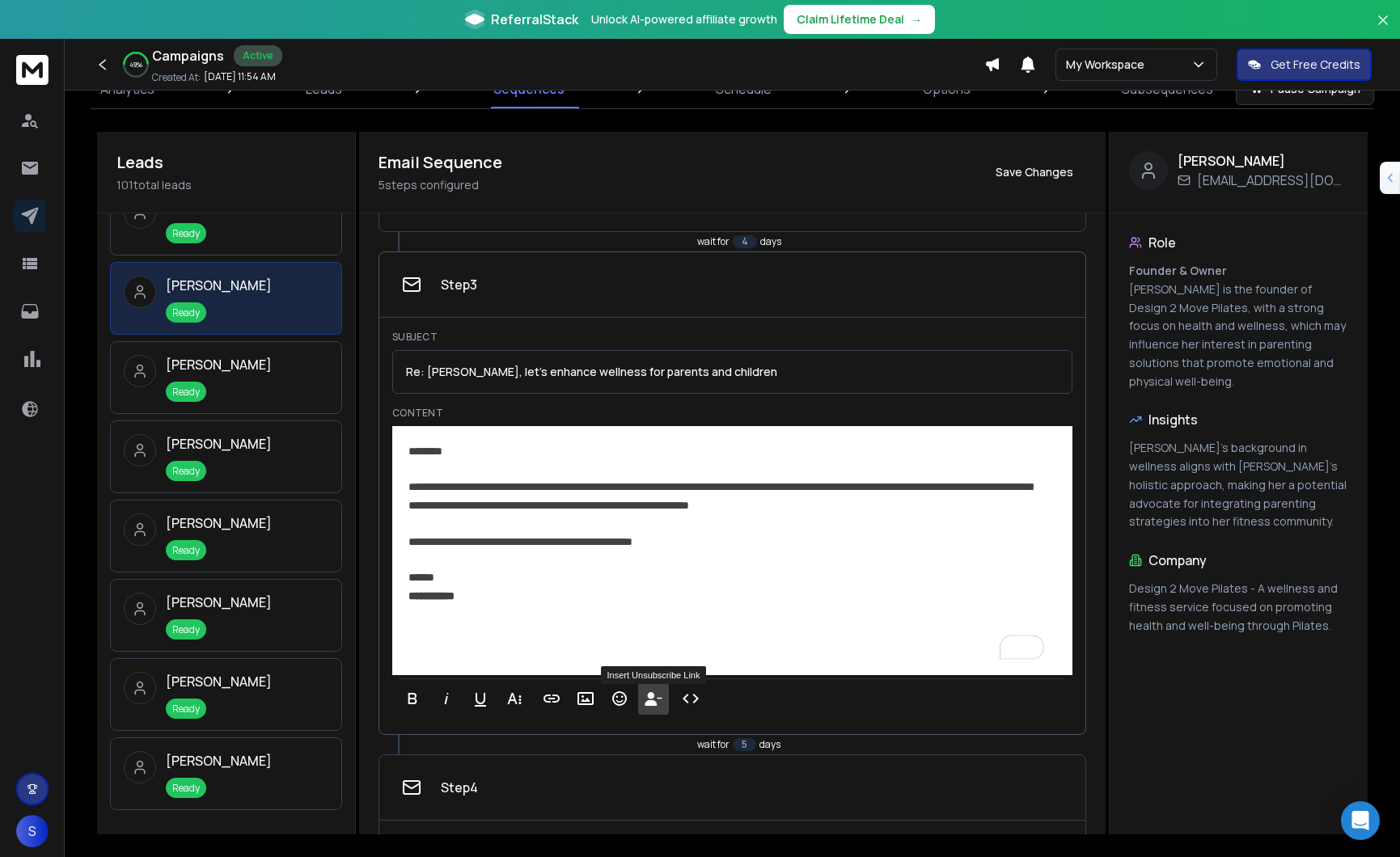
click at [650, 705] on icon "button" at bounding box center [653, 699] width 17 height 14
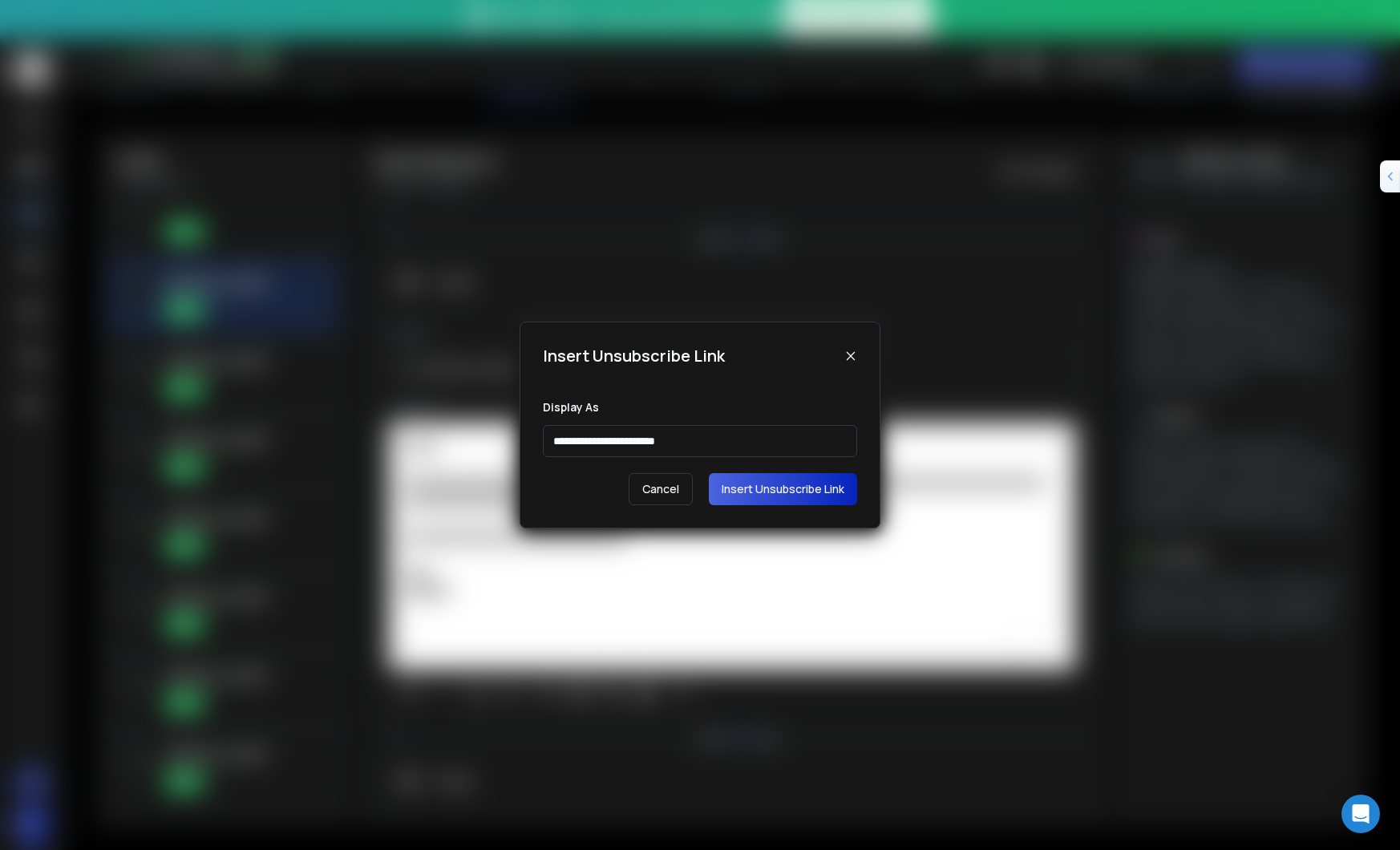
click at [765, 492] on button "Insert Unsubscribe Link" at bounding box center [783, 490] width 148 height 32
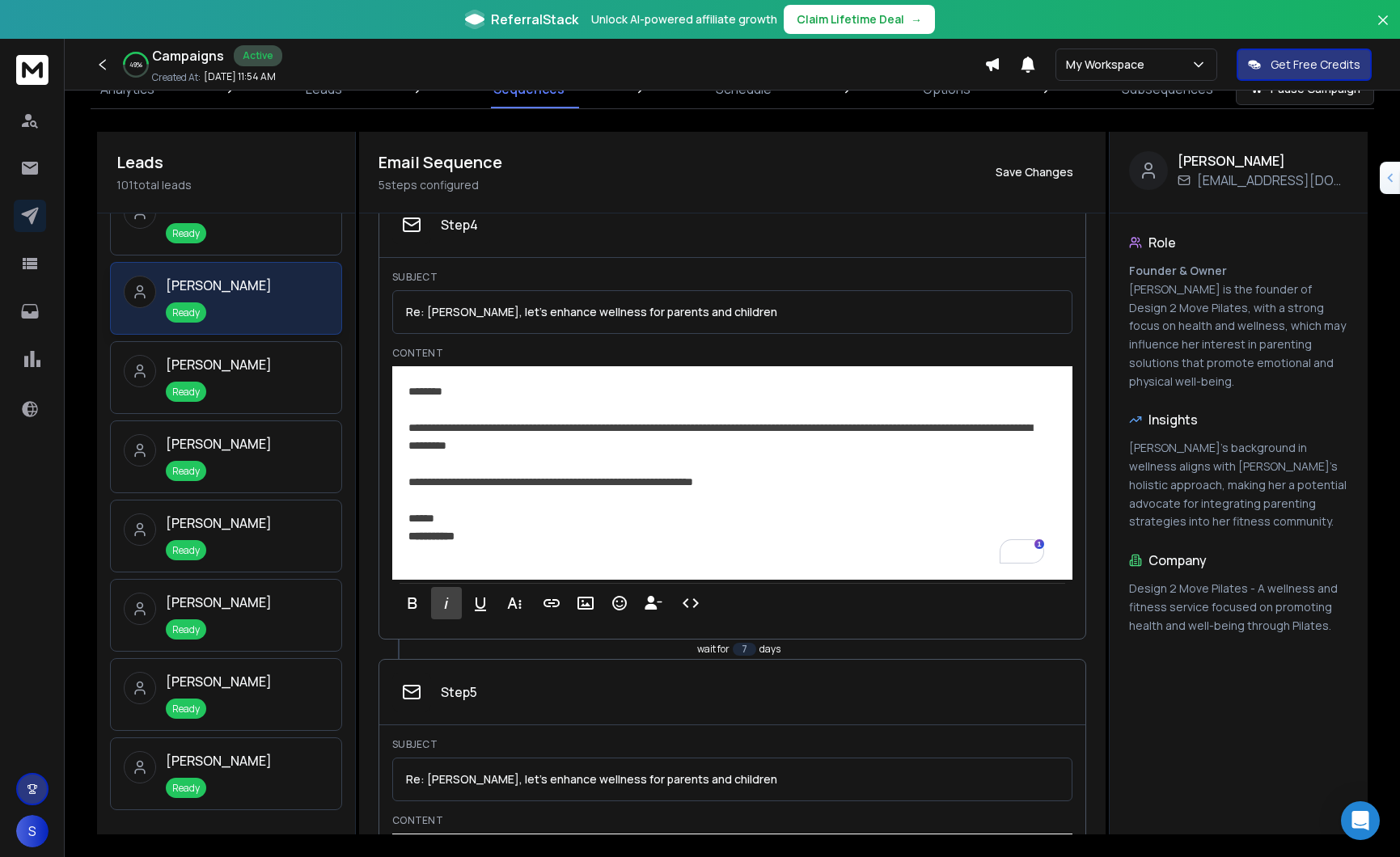
scroll to position [1670, 0]
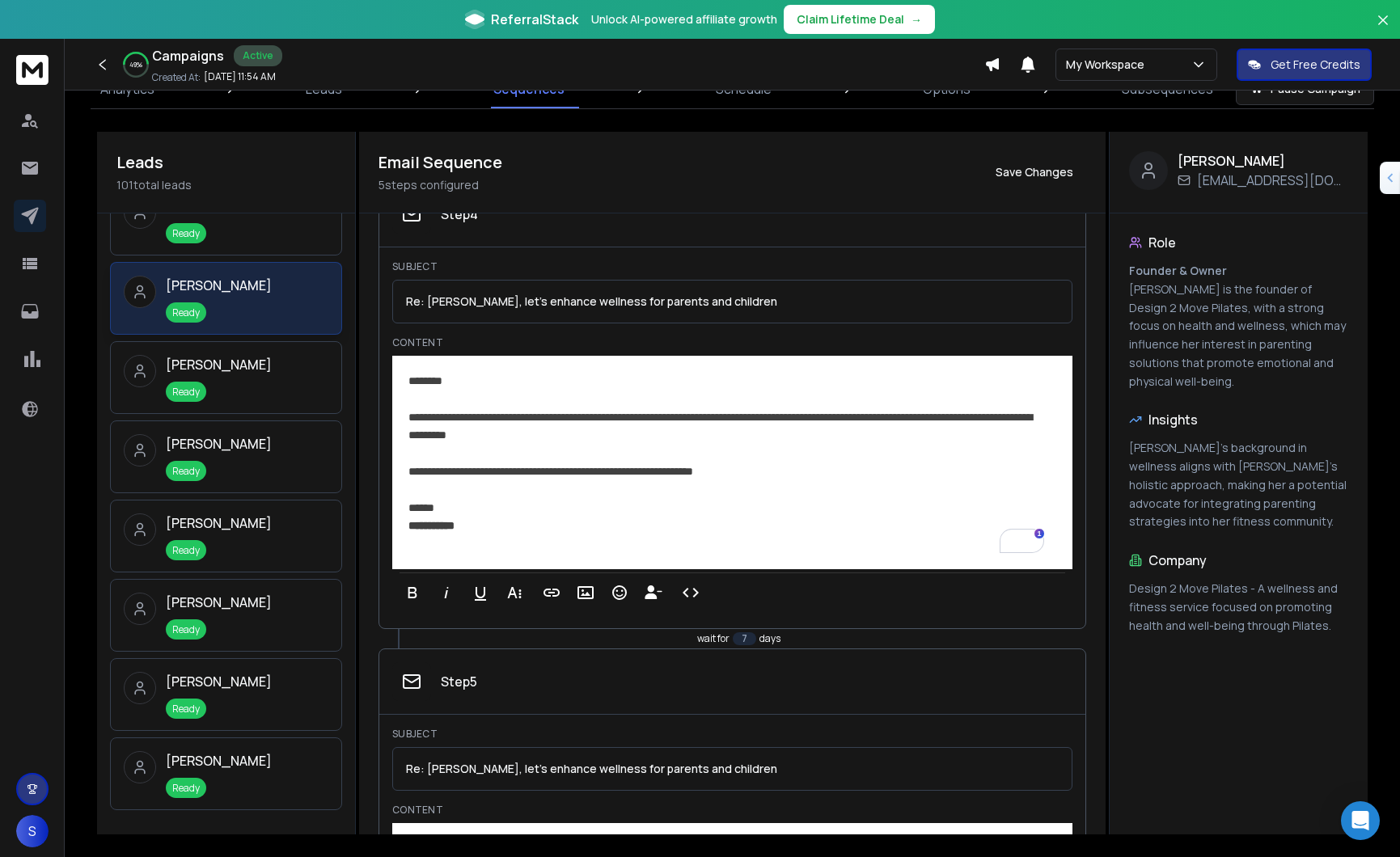
click at [463, 548] on div "To enrich screen reader interactions, please activate Accessibility in Grammarl…" at bounding box center [732, 544] width 648 height 18
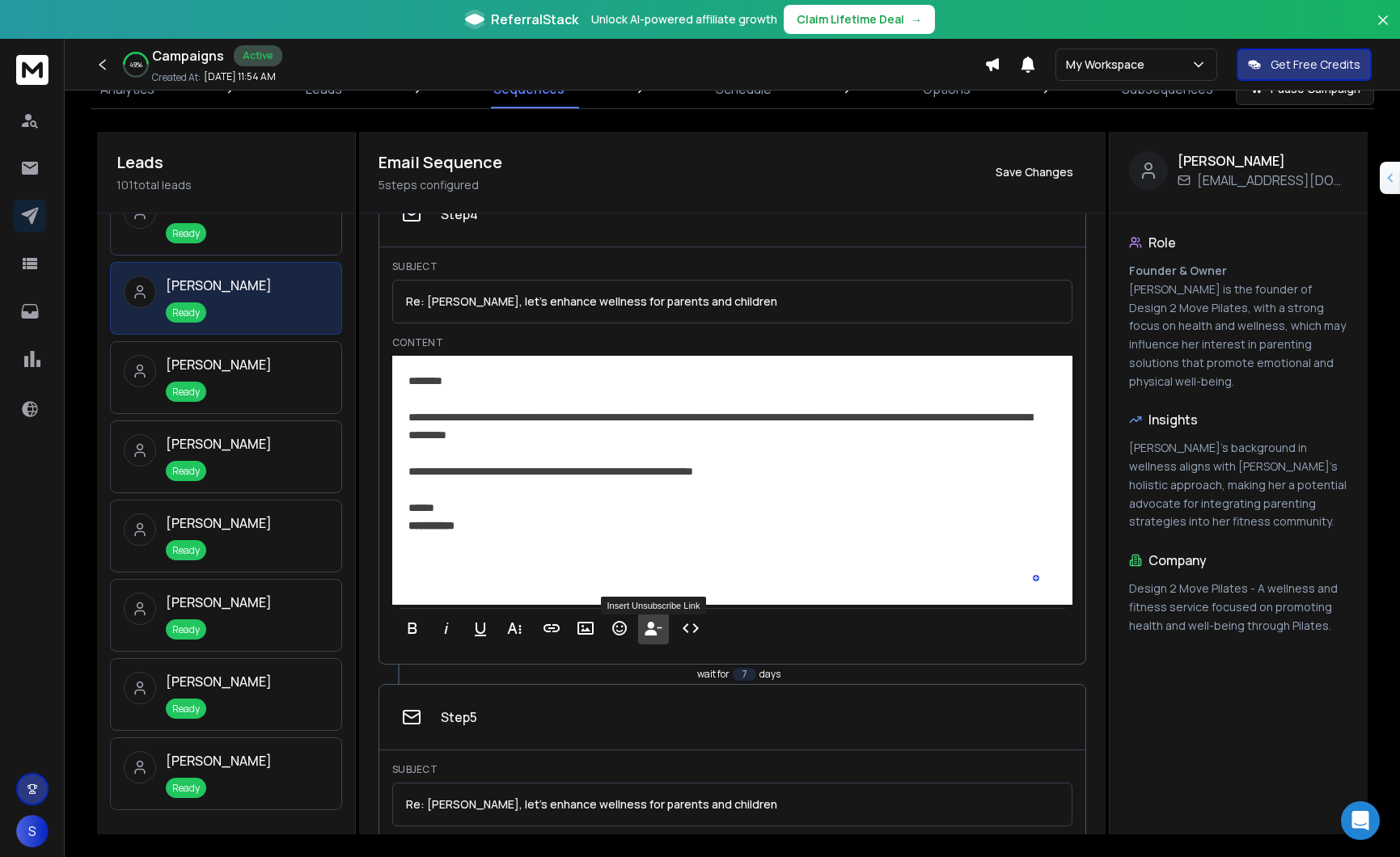
click at [657, 627] on icon "button" at bounding box center [654, 629] width 19 height 14
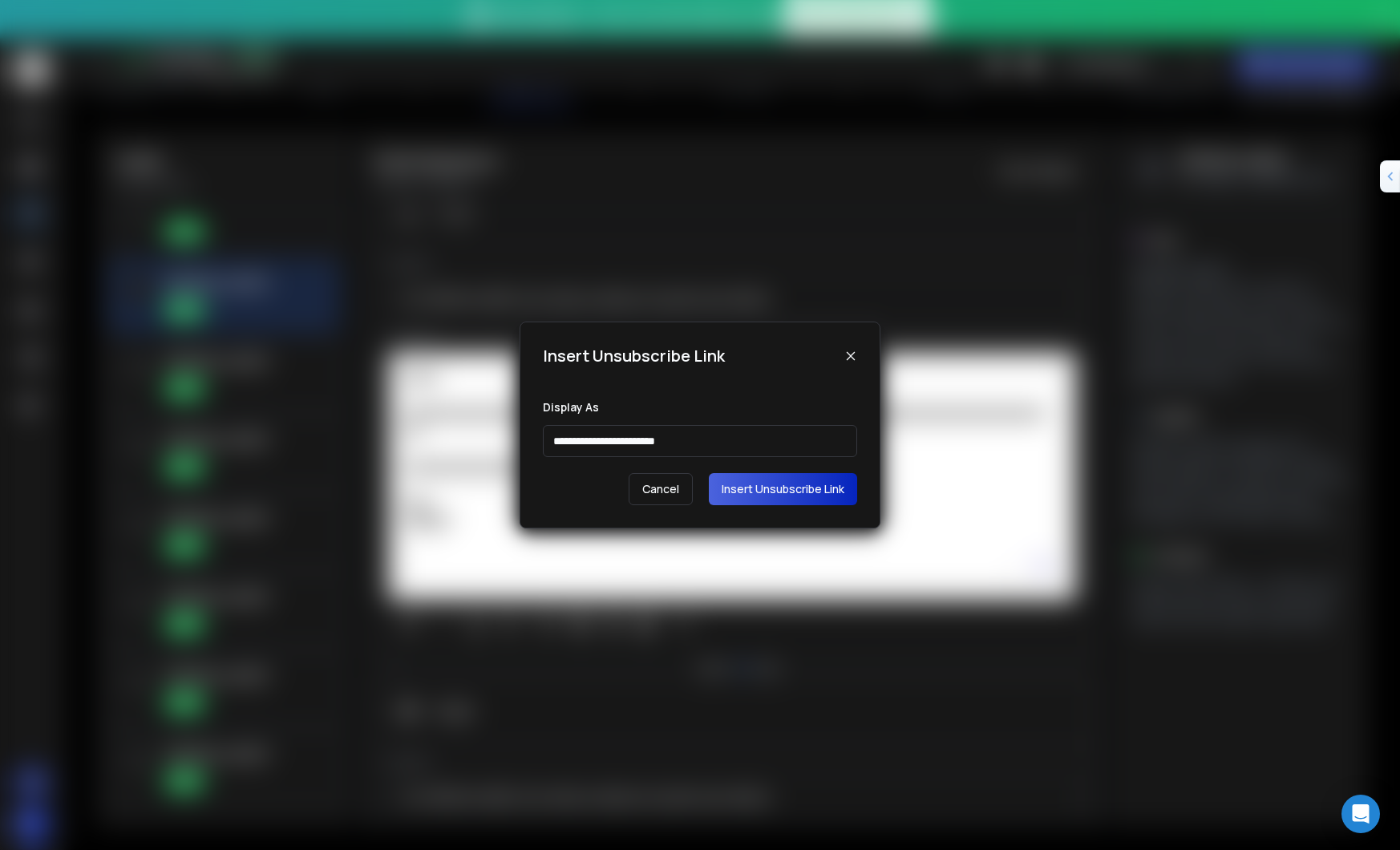
click at [747, 488] on button "Insert Unsubscribe Link" at bounding box center [783, 490] width 148 height 32
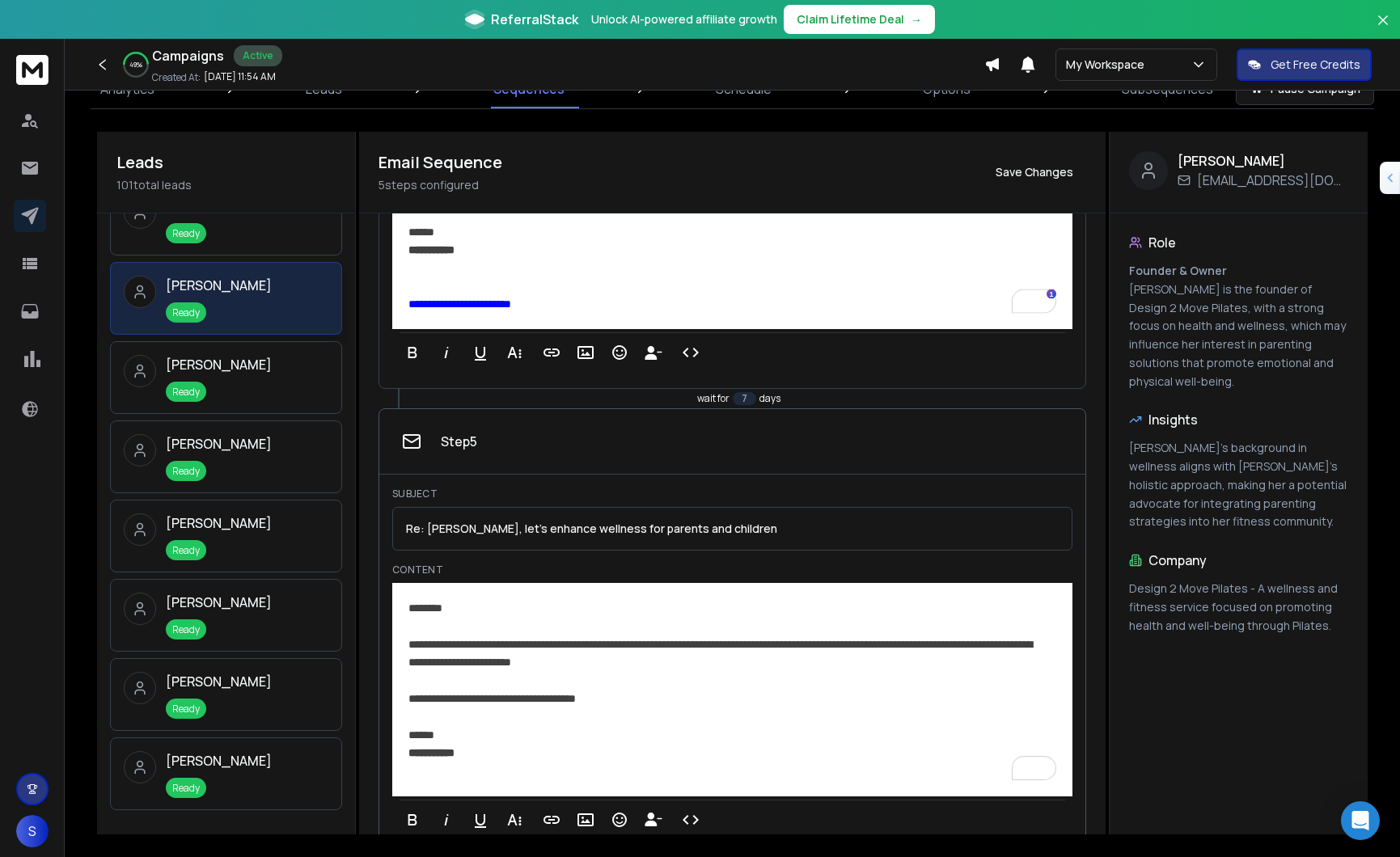
scroll to position [1989, 0]
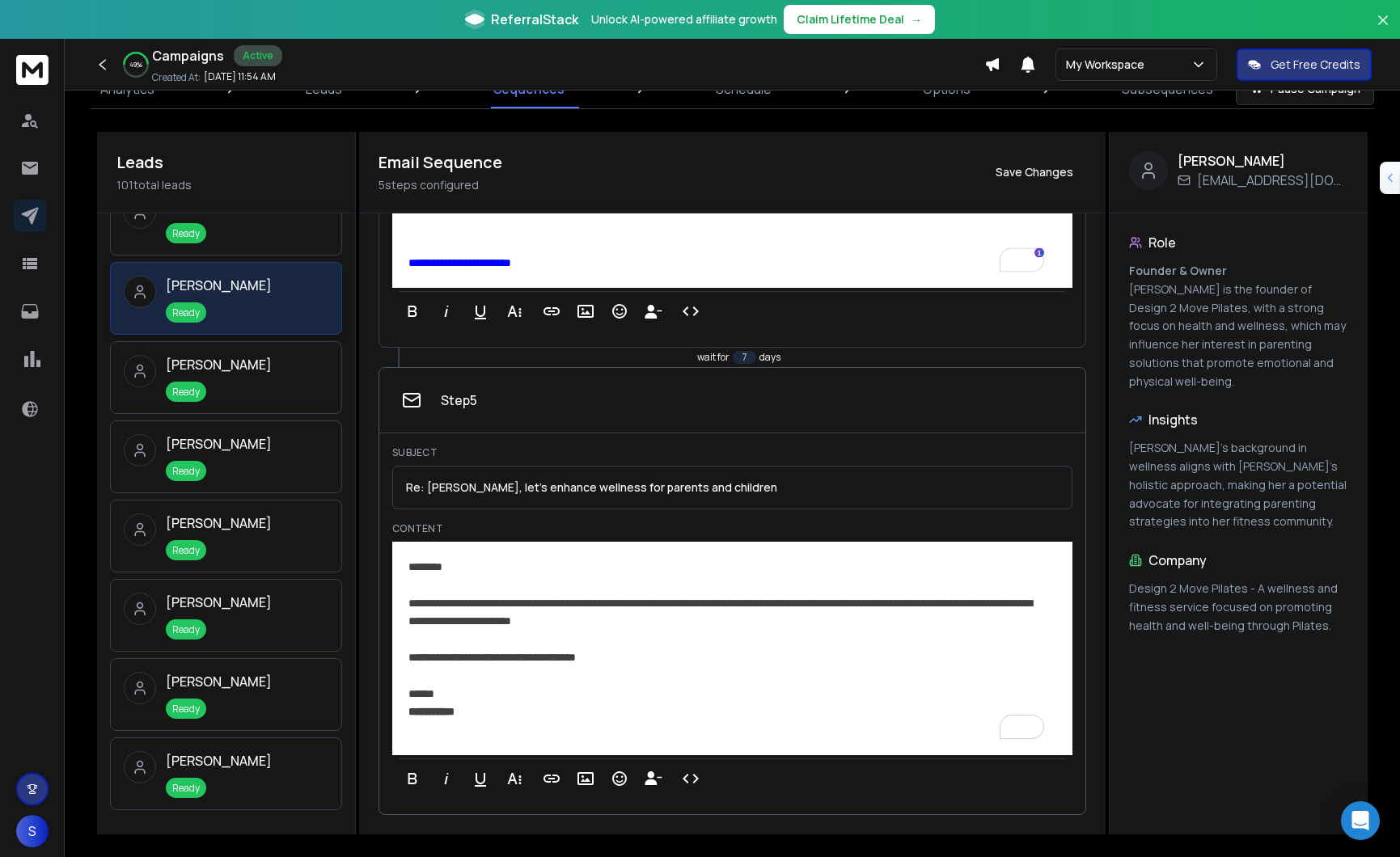
click at [443, 742] on div "**********" at bounding box center [732, 649] width 681 height 214
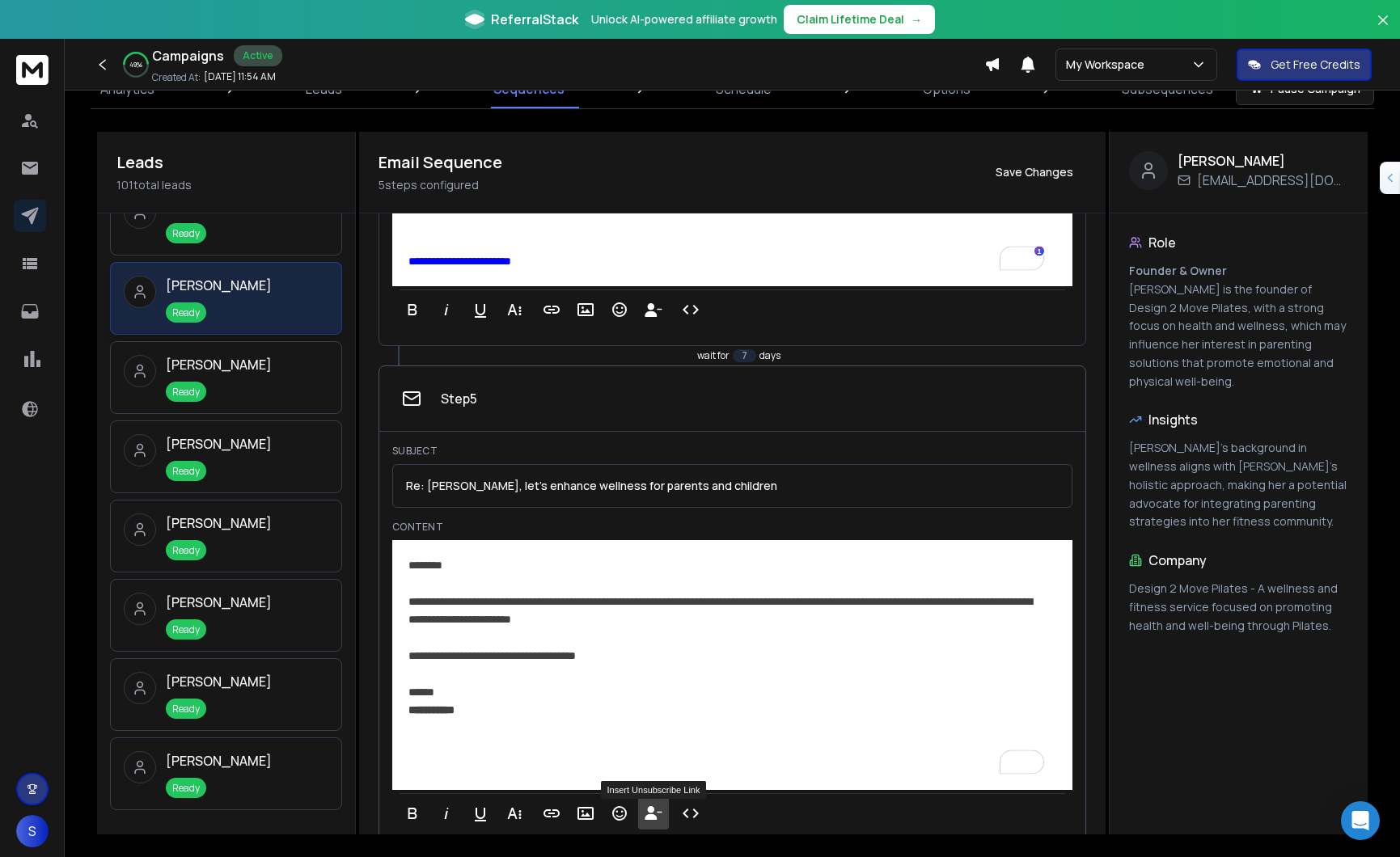
click at [643, 821] on button "Insert Unsubscribe Link" at bounding box center [654, 814] width 31 height 32
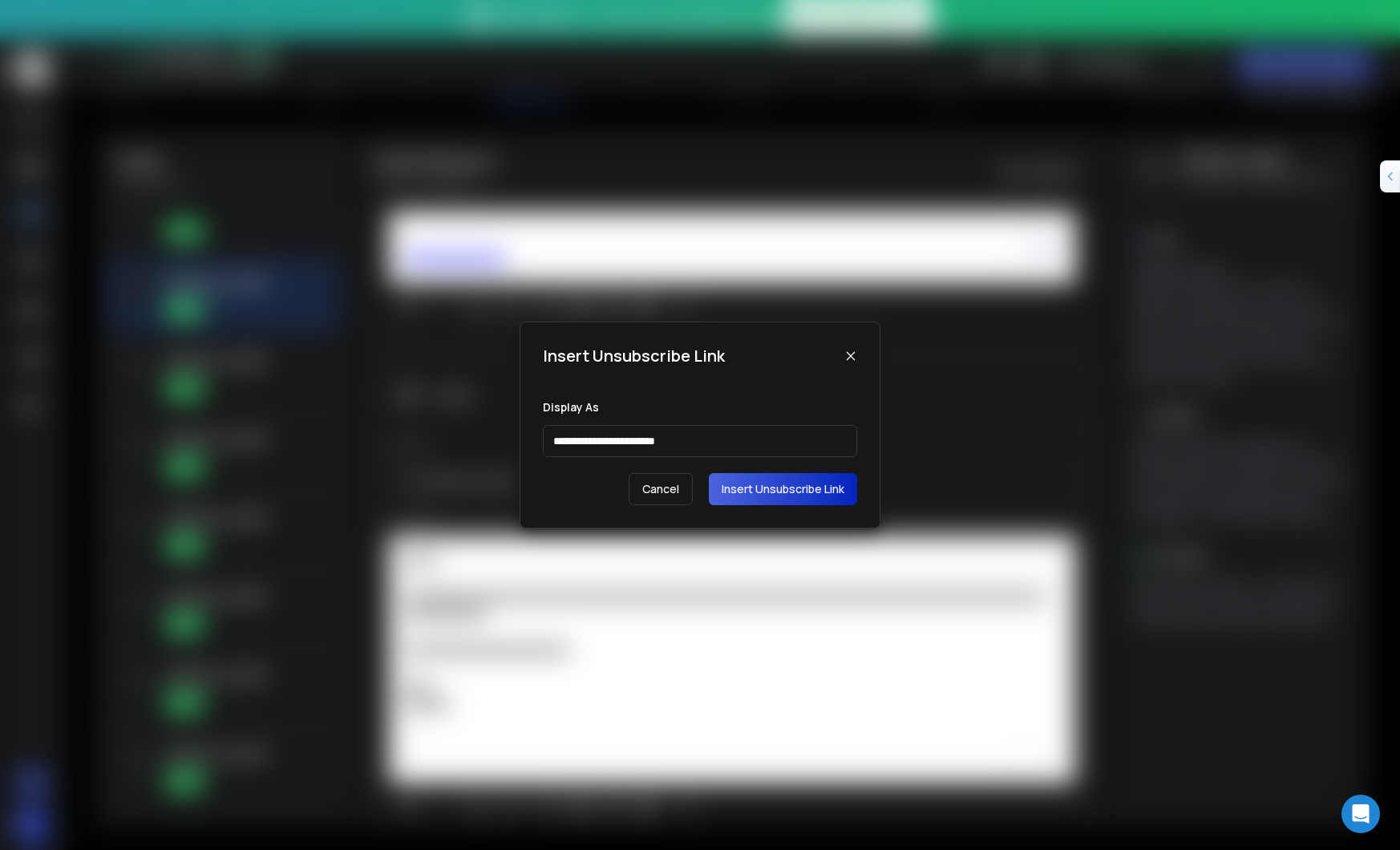
click at [745, 486] on button "Insert Unsubscribe Link" at bounding box center [783, 490] width 148 height 32
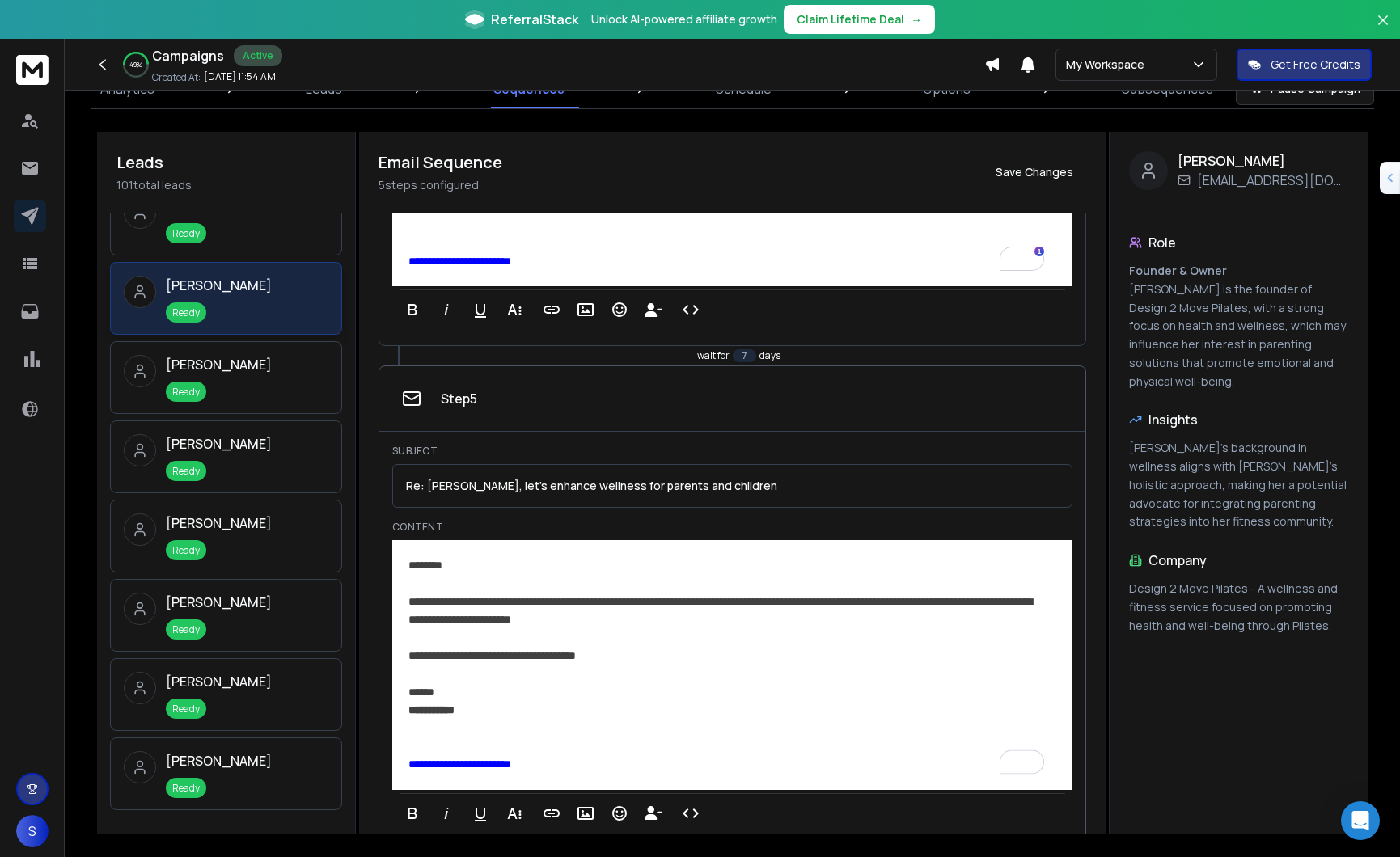
click at [1048, 171] on button "Save Changes" at bounding box center [1034, 172] width 104 height 32
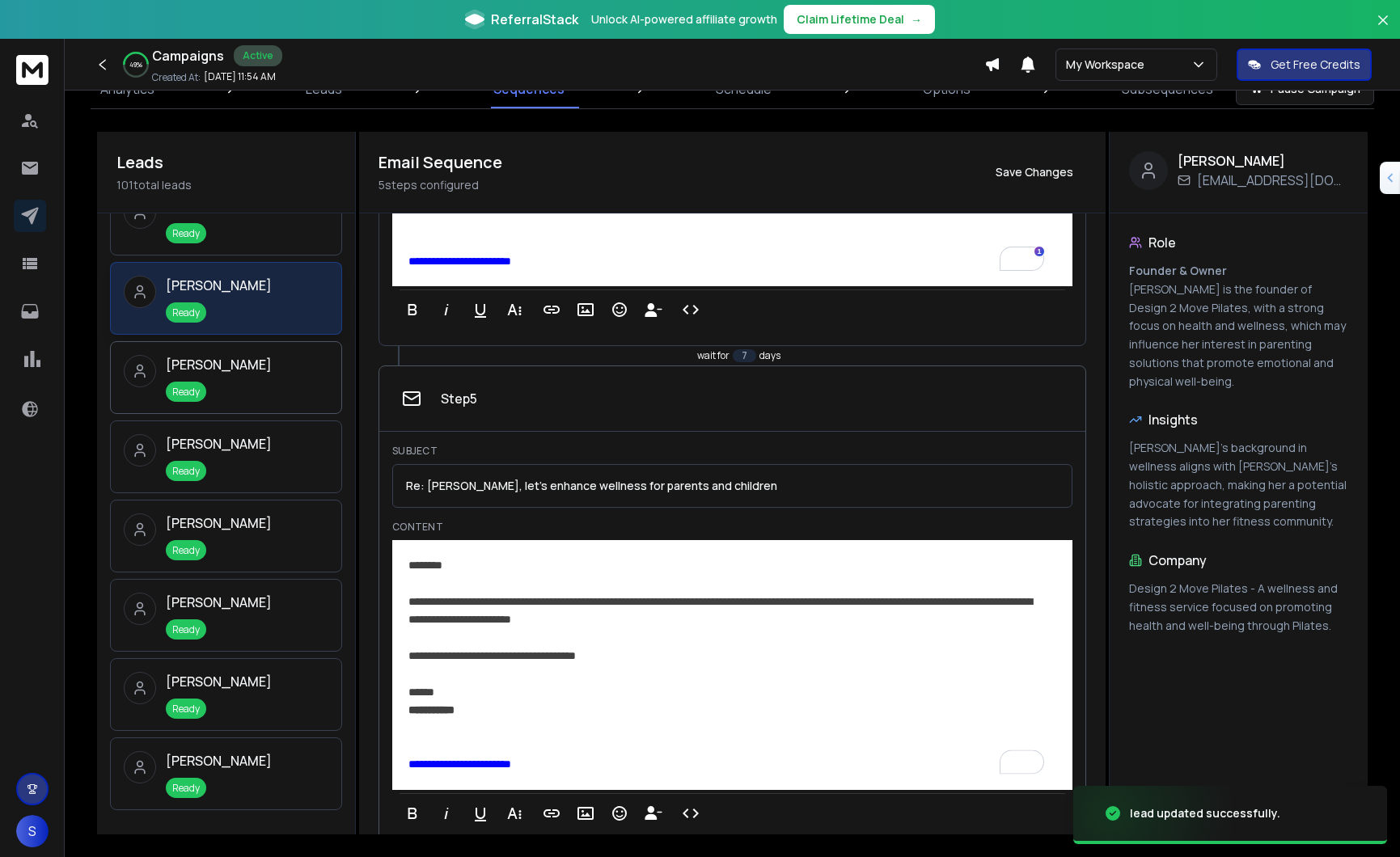
click at [247, 388] on div "Ready" at bounding box center [247, 391] width 163 height 19
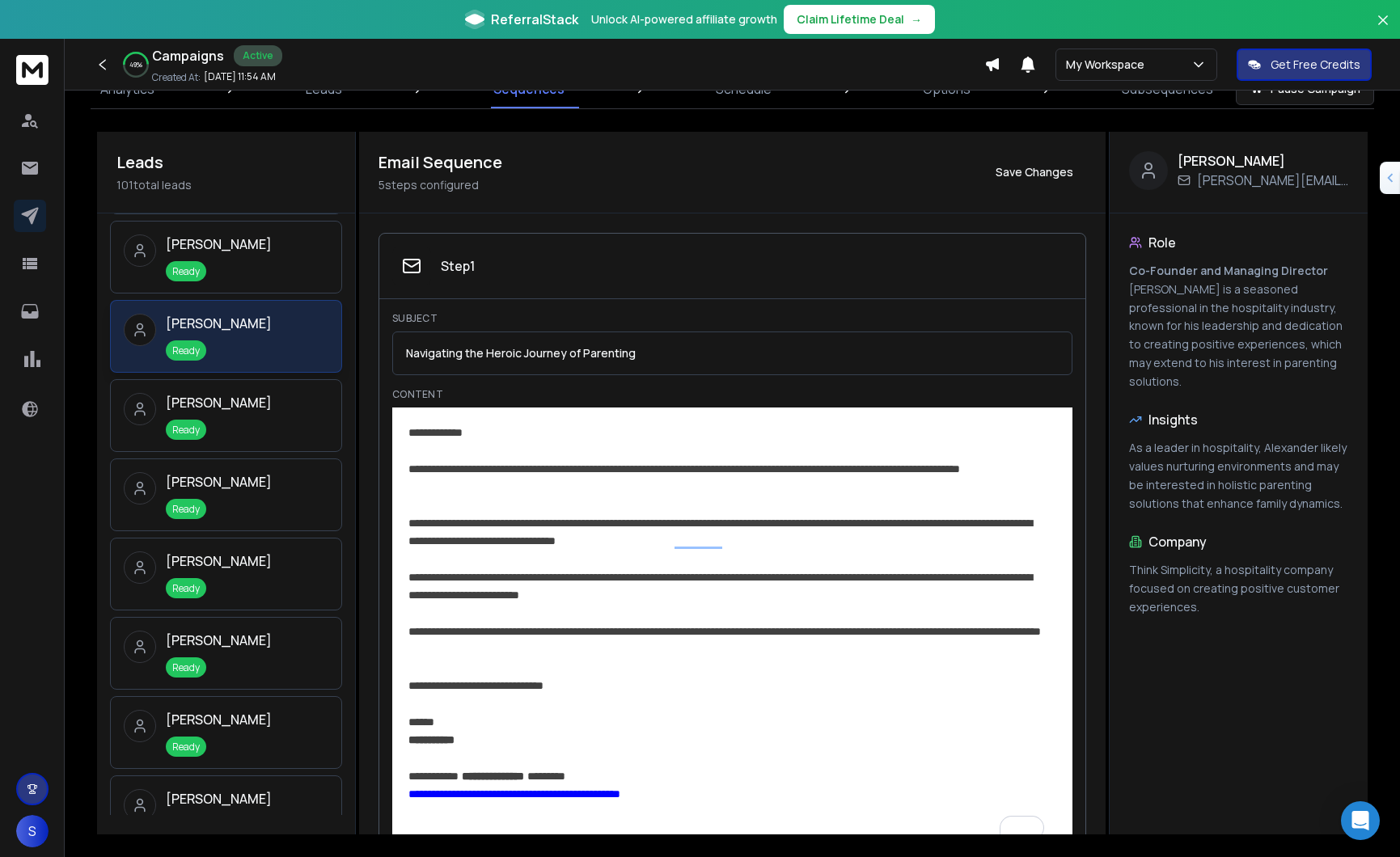
scroll to position [206, 0]
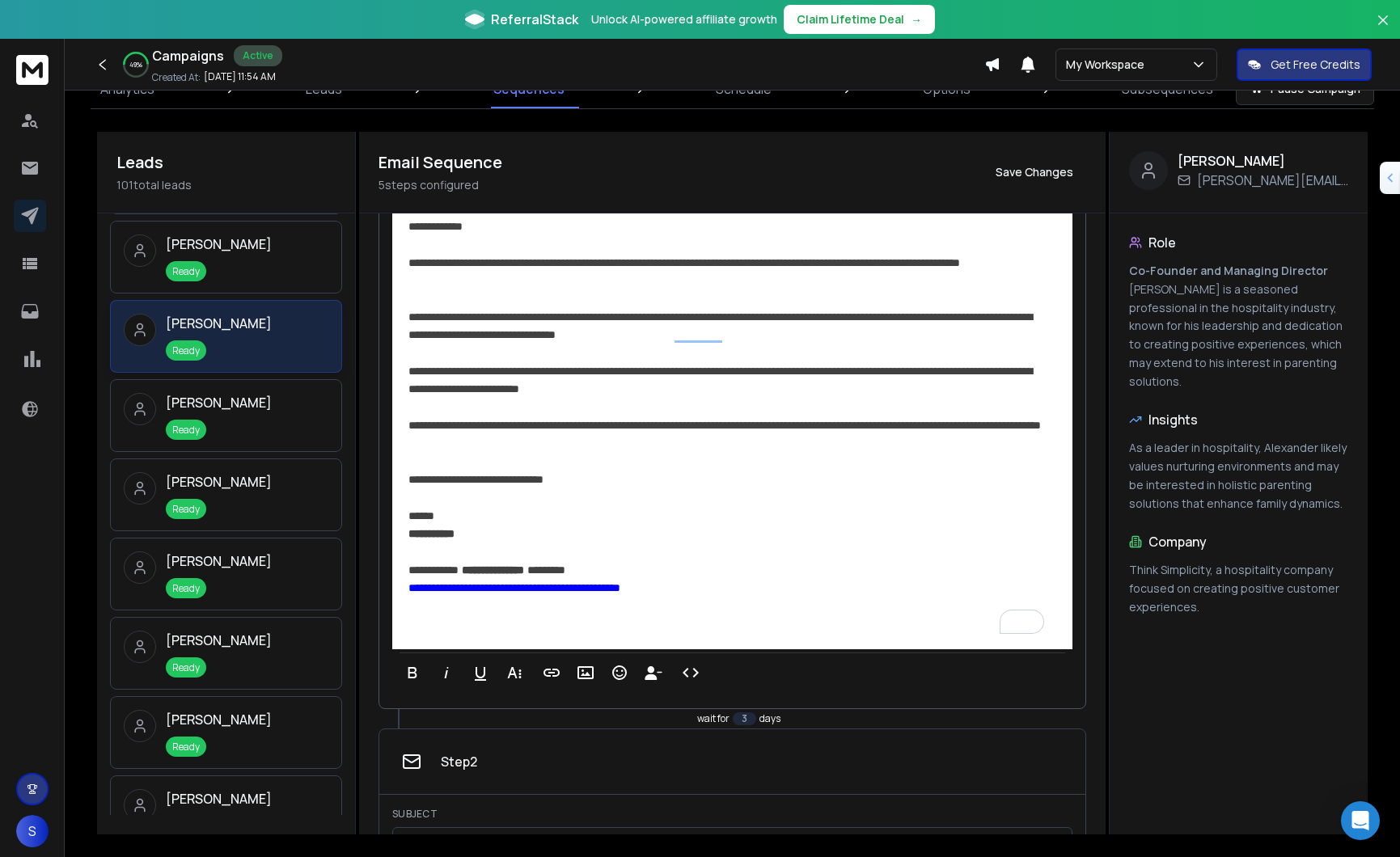
click at [549, 613] on div "To enrich screen reader interactions, please activate Accessibility in Grammarl…" at bounding box center [732, 606] width 648 height 18
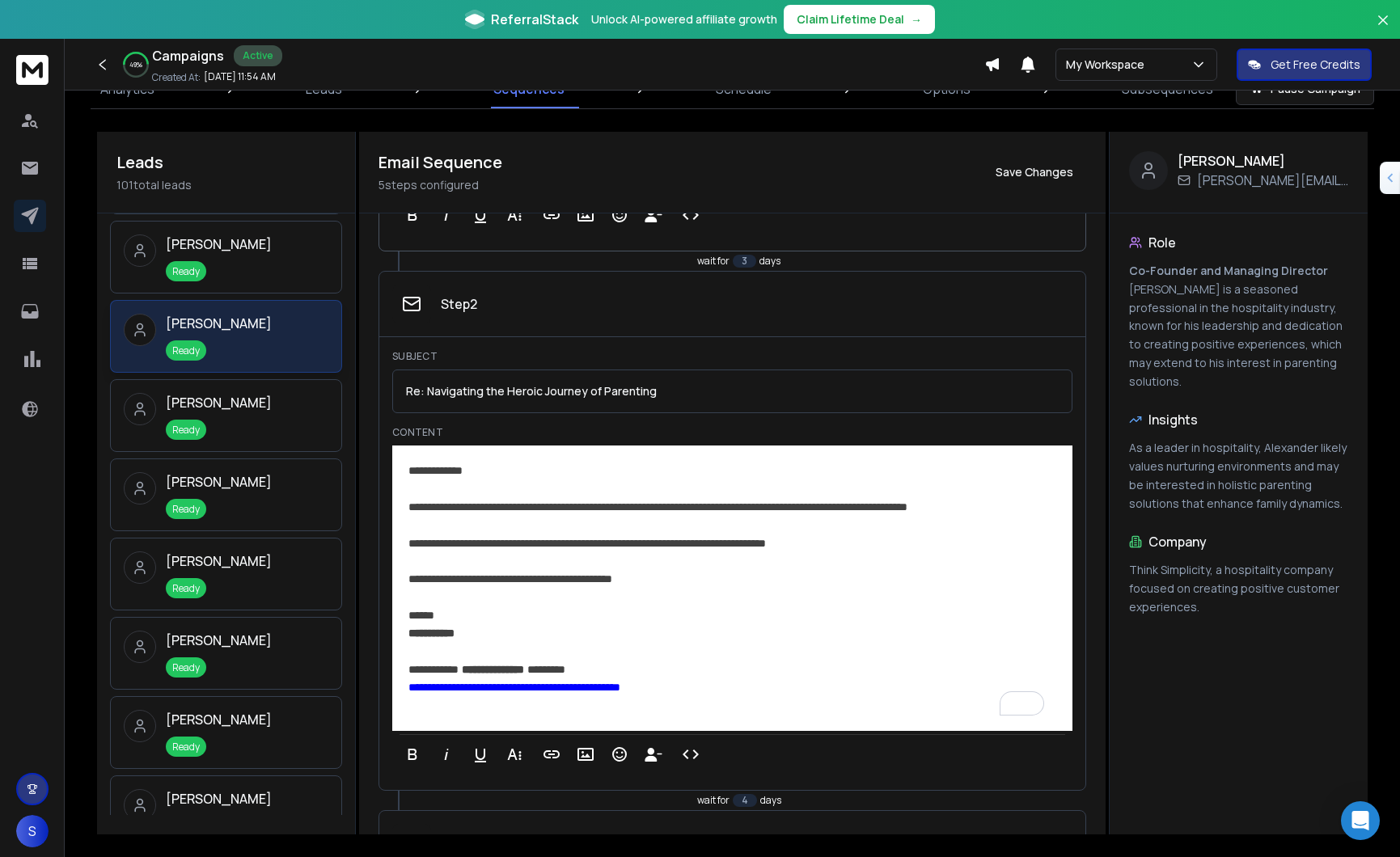
scroll to position [830, 0]
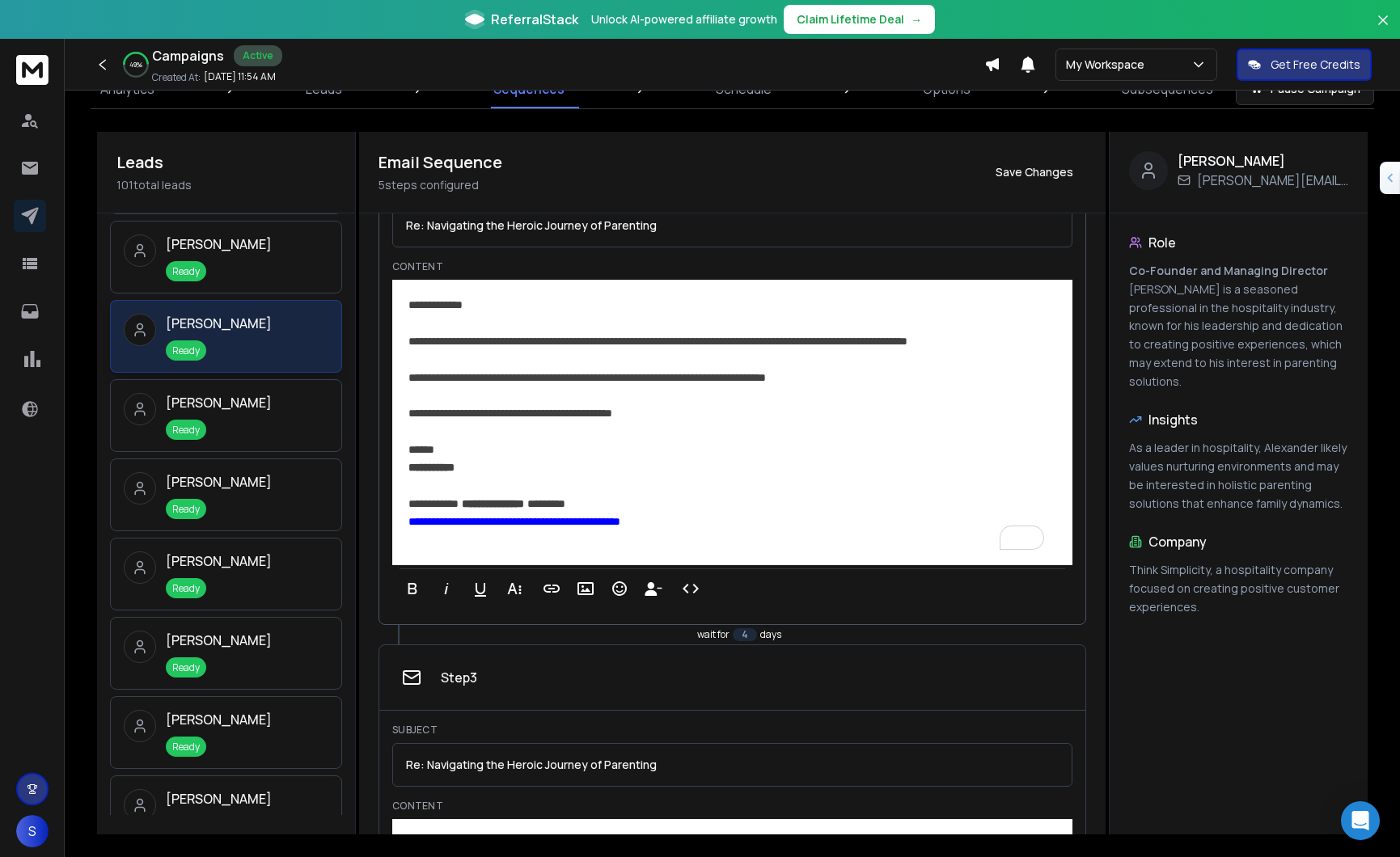
click at [508, 568] on div "Clear Formatting Font Family Arial Georgia Impact Tahoma Times New Roman Verdan…" at bounding box center [732, 588] width 681 height 46
click at [531, 555] on div "**********" at bounding box center [732, 422] width 681 height 286
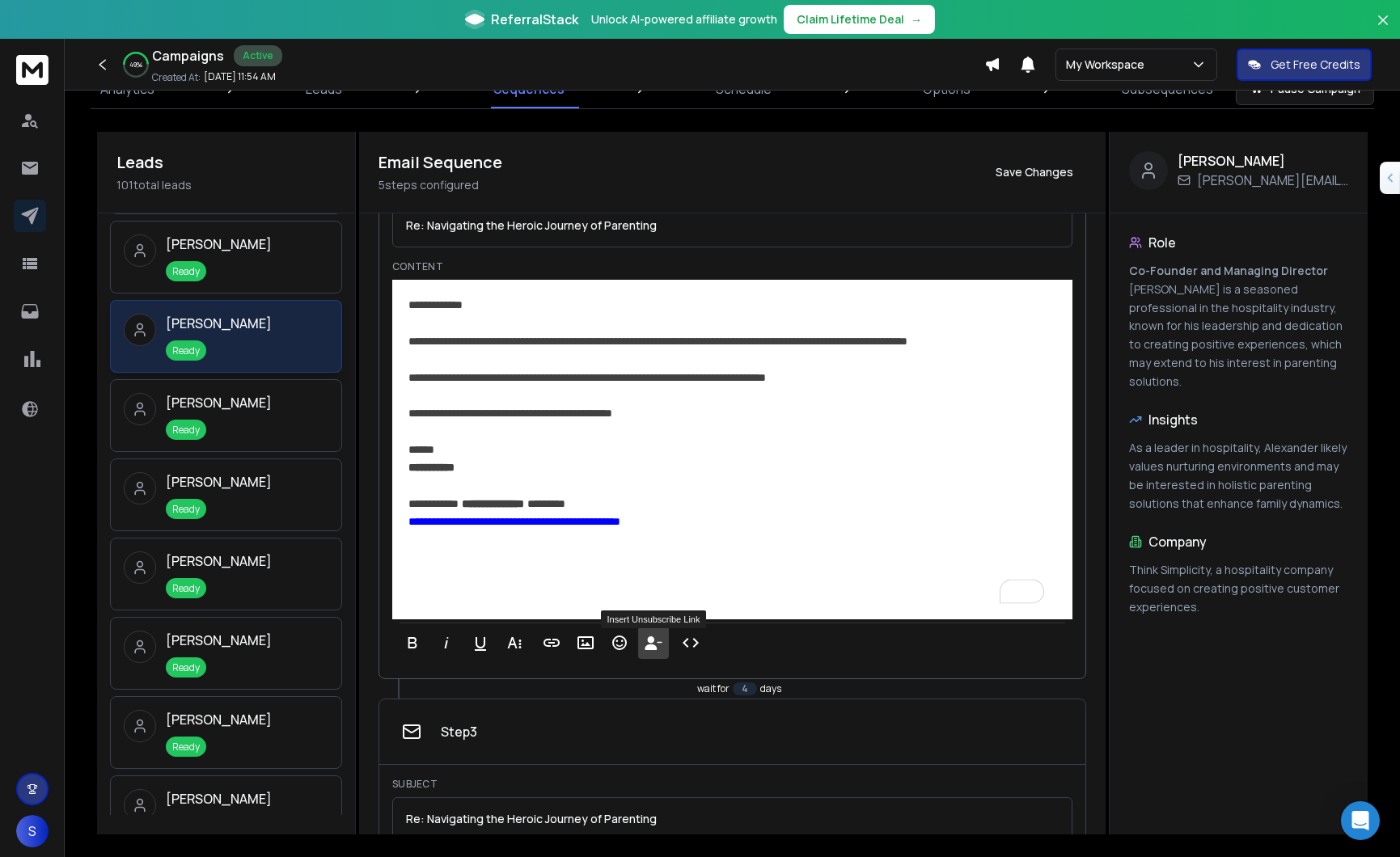
click at [652, 652] on button "Insert Unsubscribe Link" at bounding box center [654, 643] width 31 height 32
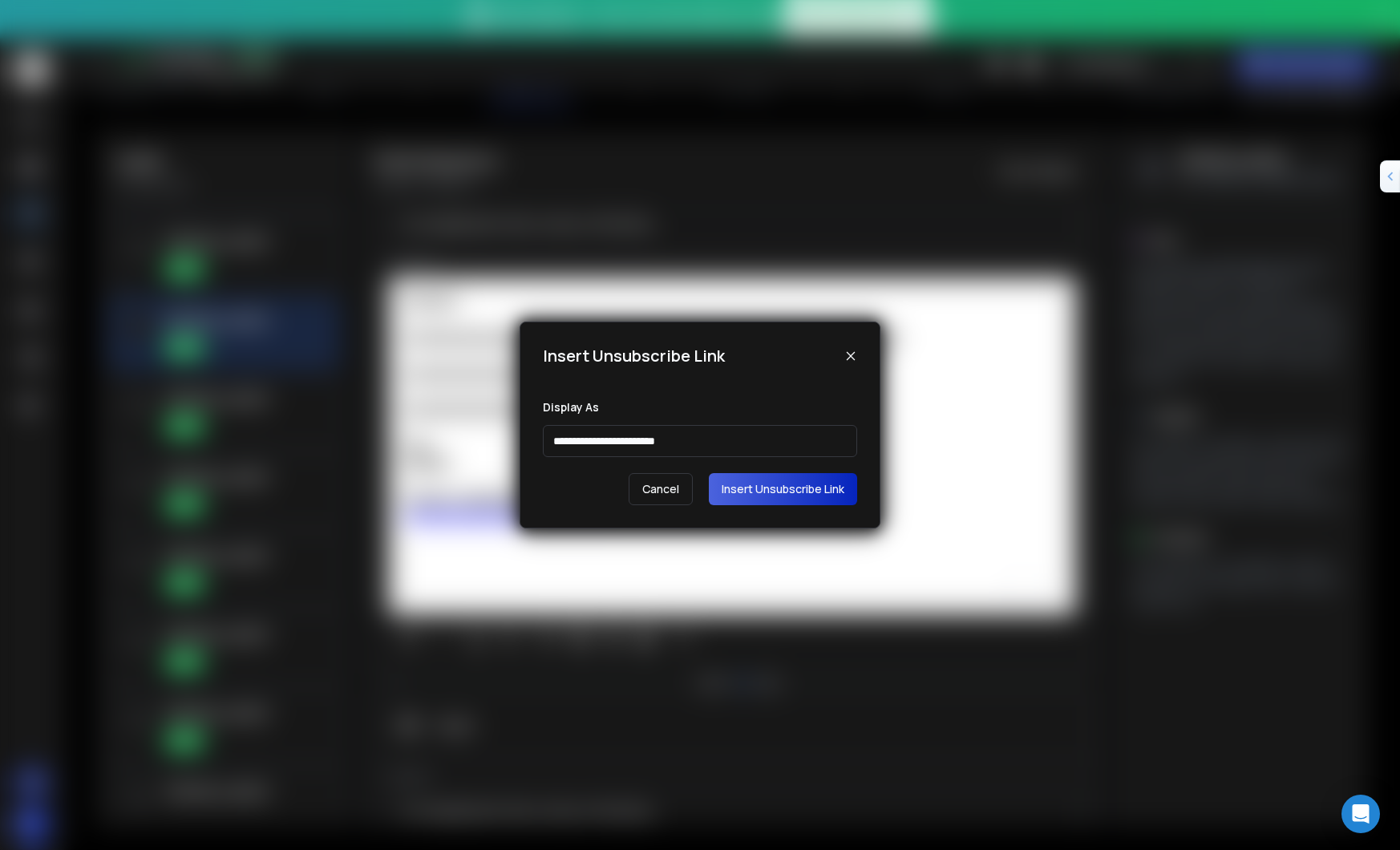
click at [777, 490] on button "Insert Unsubscribe Link" at bounding box center [783, 490] width 148 height 32
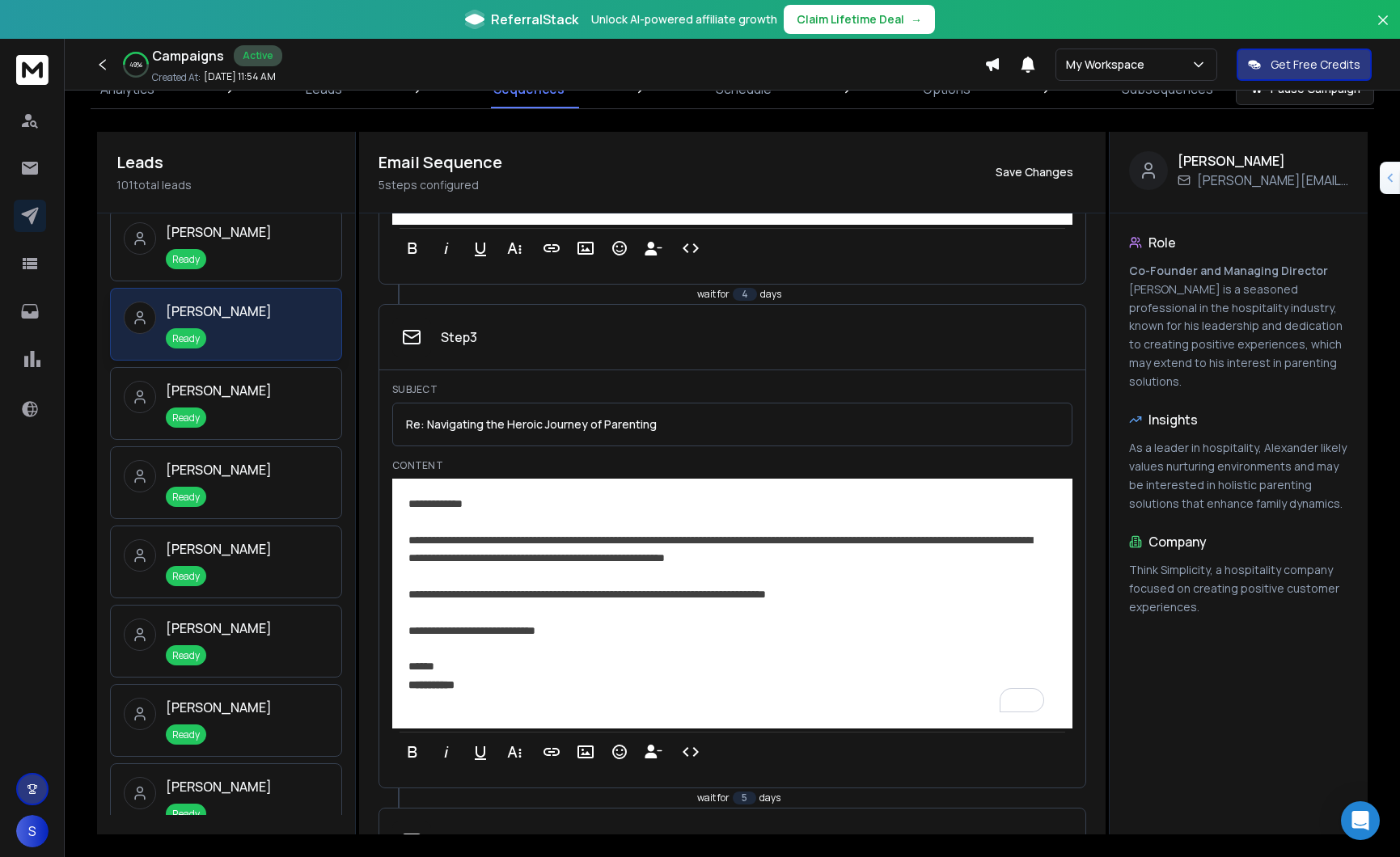
scroll to position [1316, 0]
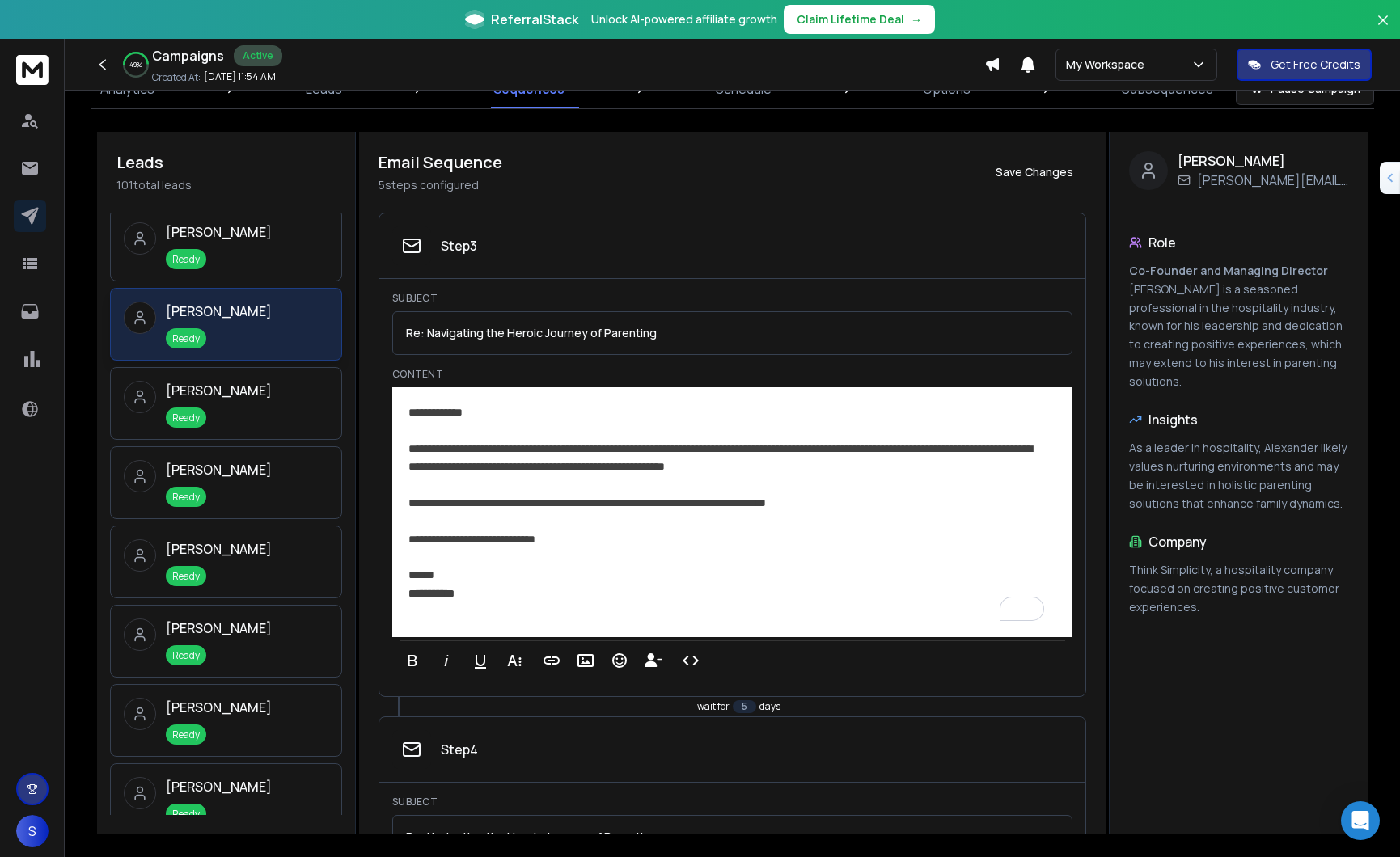
click at [441, 596] on strong "**********" at bounding box center [431, 594] width 46 height 11
click at [443, 616] on div "To enrich screen reader interactions, please activate Accessibility in Grammarl…" at bounding box center [732, 612] width 648 height 18
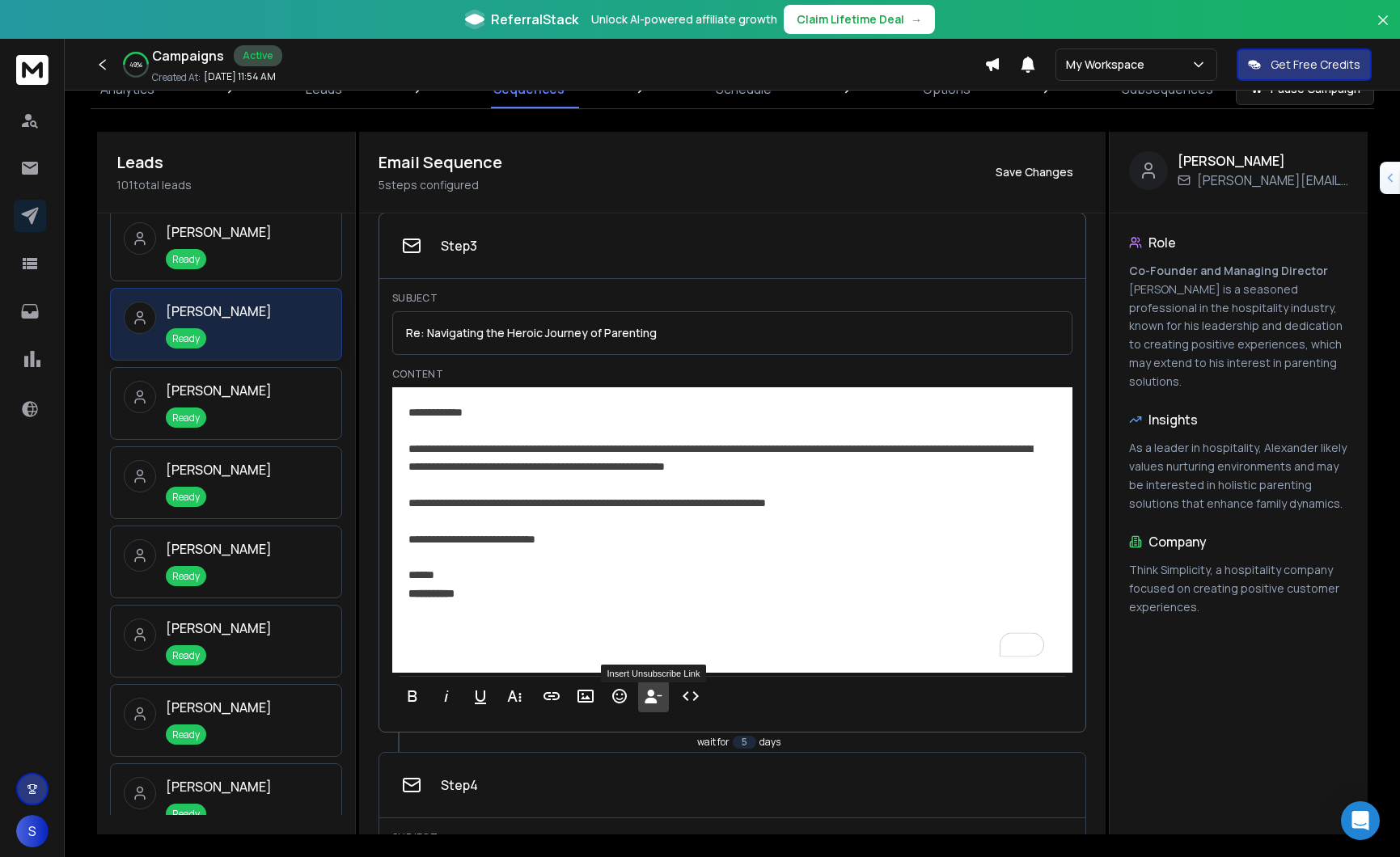
click at [664, 700] on button "Insert Unsubscribe Link" at bounding box center [654, 697] width 31 height 32
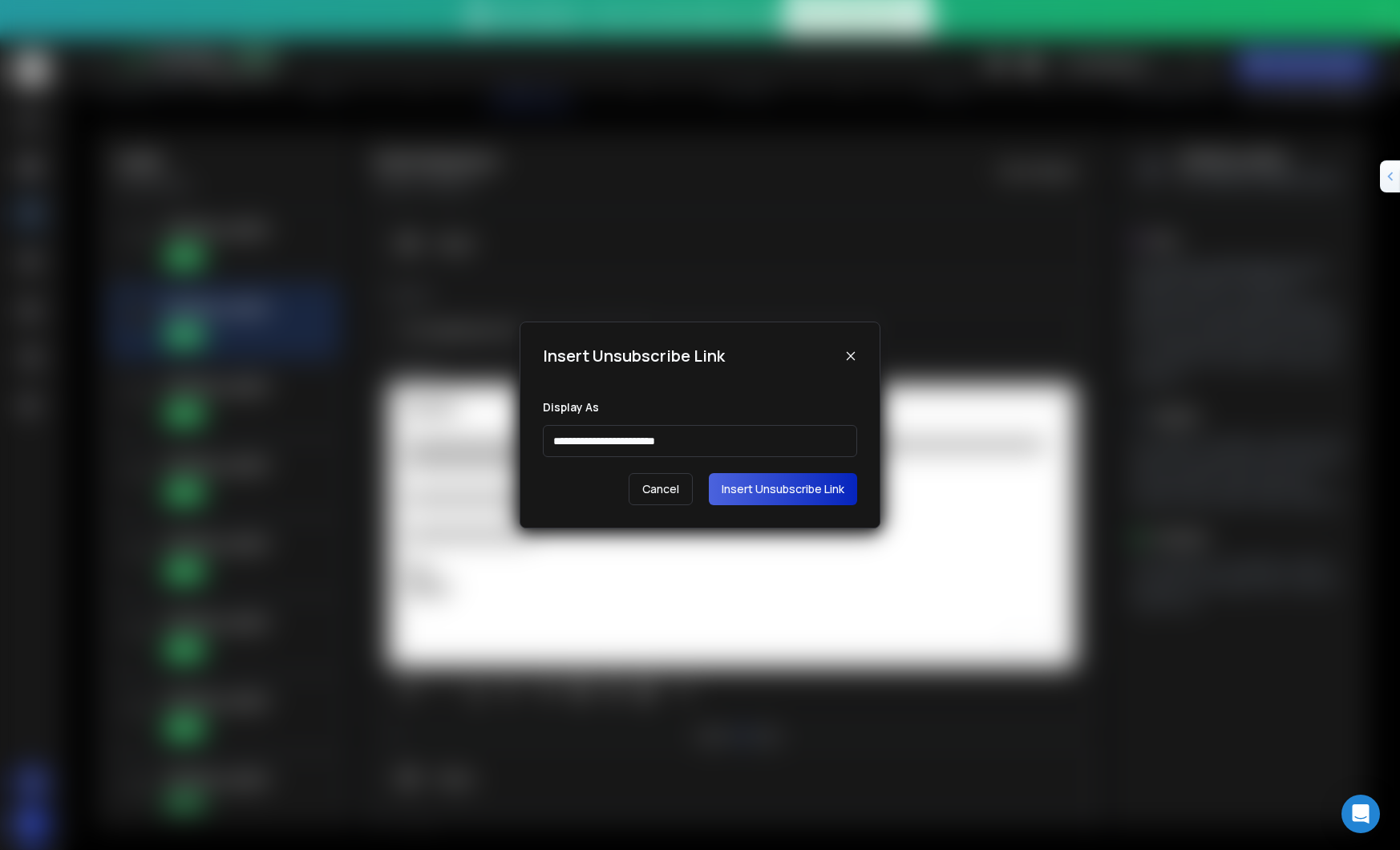
click at [768, 492] on button "Insert Unsubscribe Link" at bounding box center [783, 490] width 148 height 32
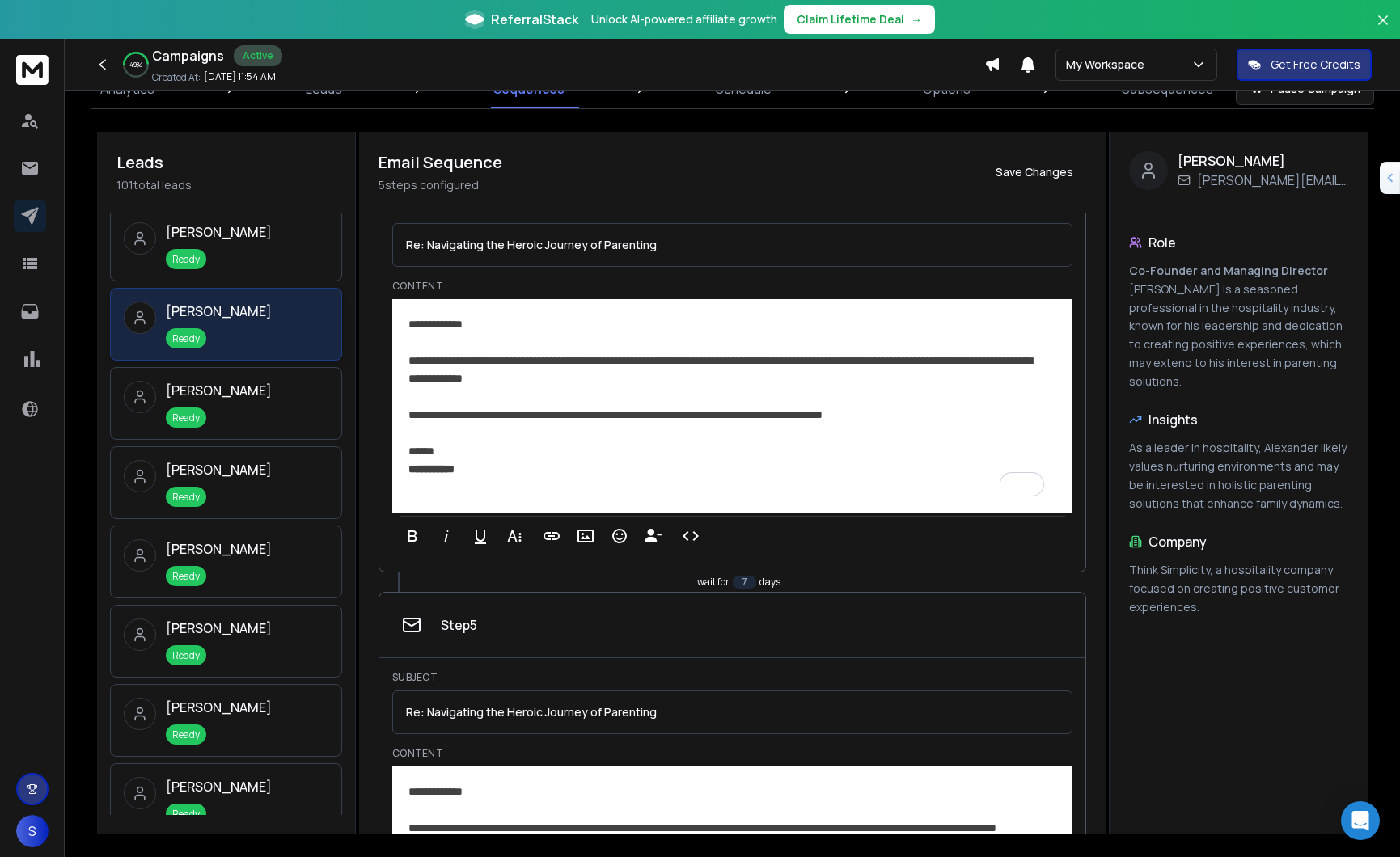
scroll to position [1861, 0]
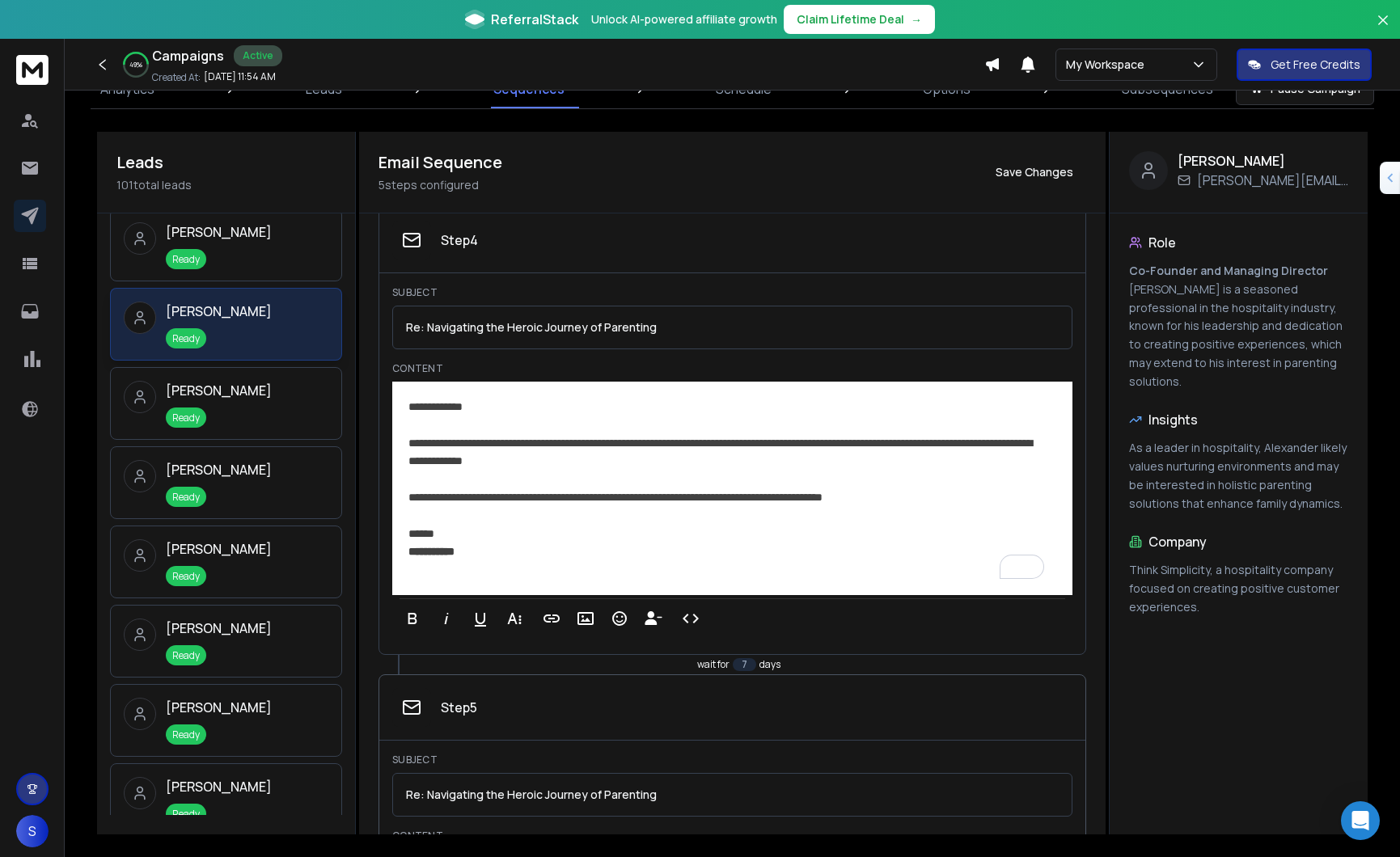
click at [475, 588] on div "**********" at bounding box center [732, 489] width 681 height 214
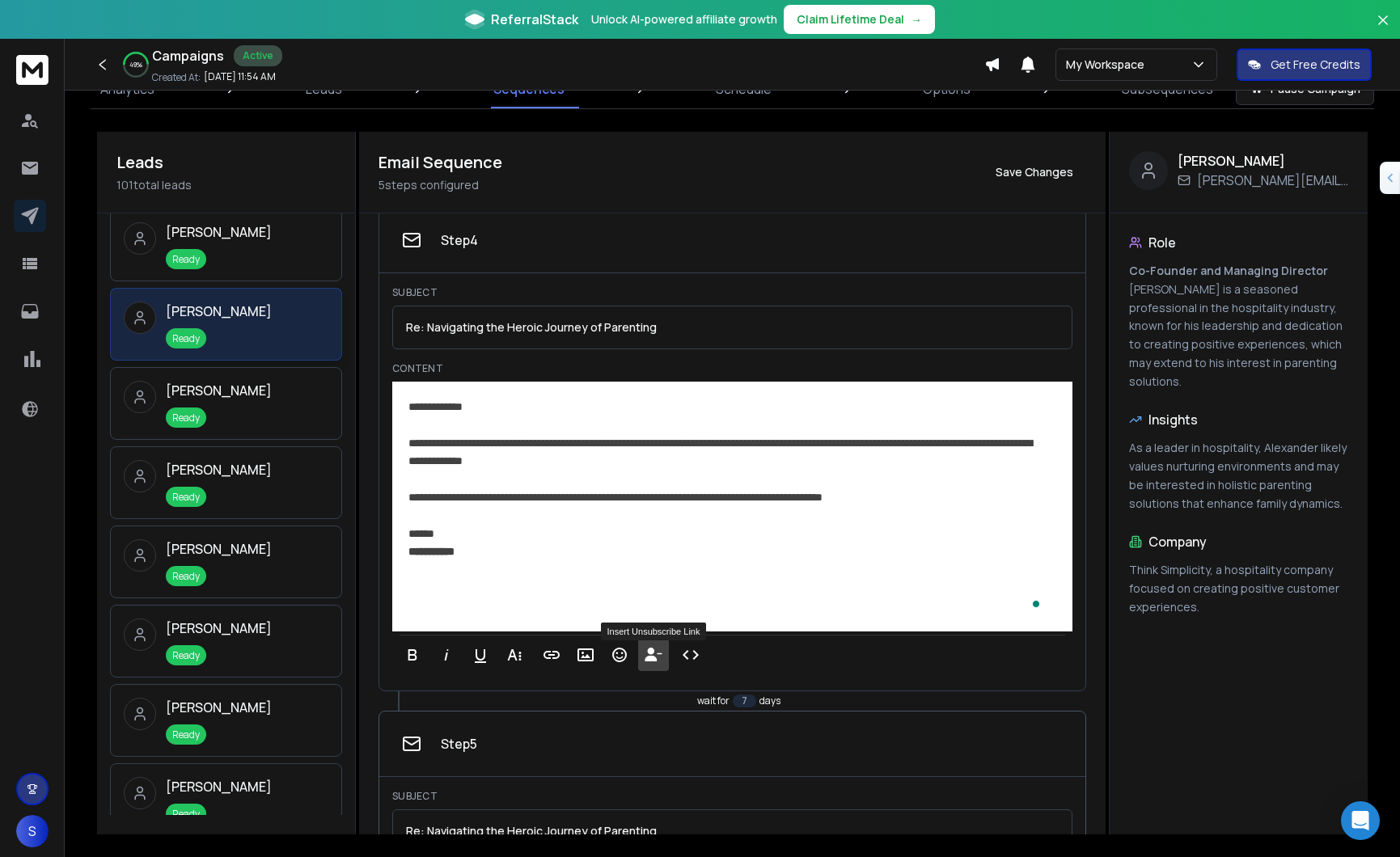
click at [647, 645] on button "Insert Unsubscribe Link" at bounding box center [654, 655] width 31 height 32
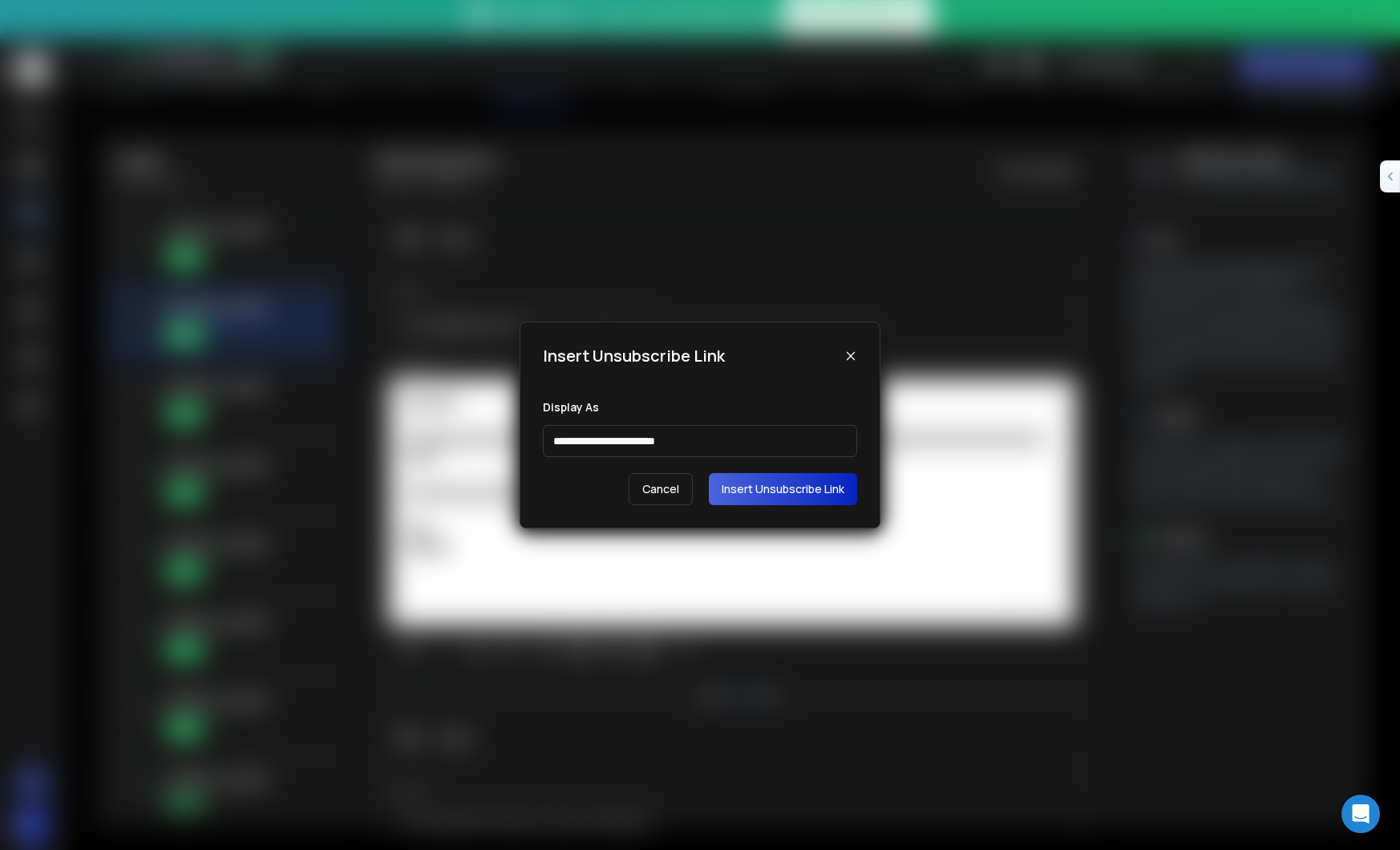
click at [771, 478] on button "Insert Unsubscribe Link" at bounding box center [783, 490] width 148 height 32
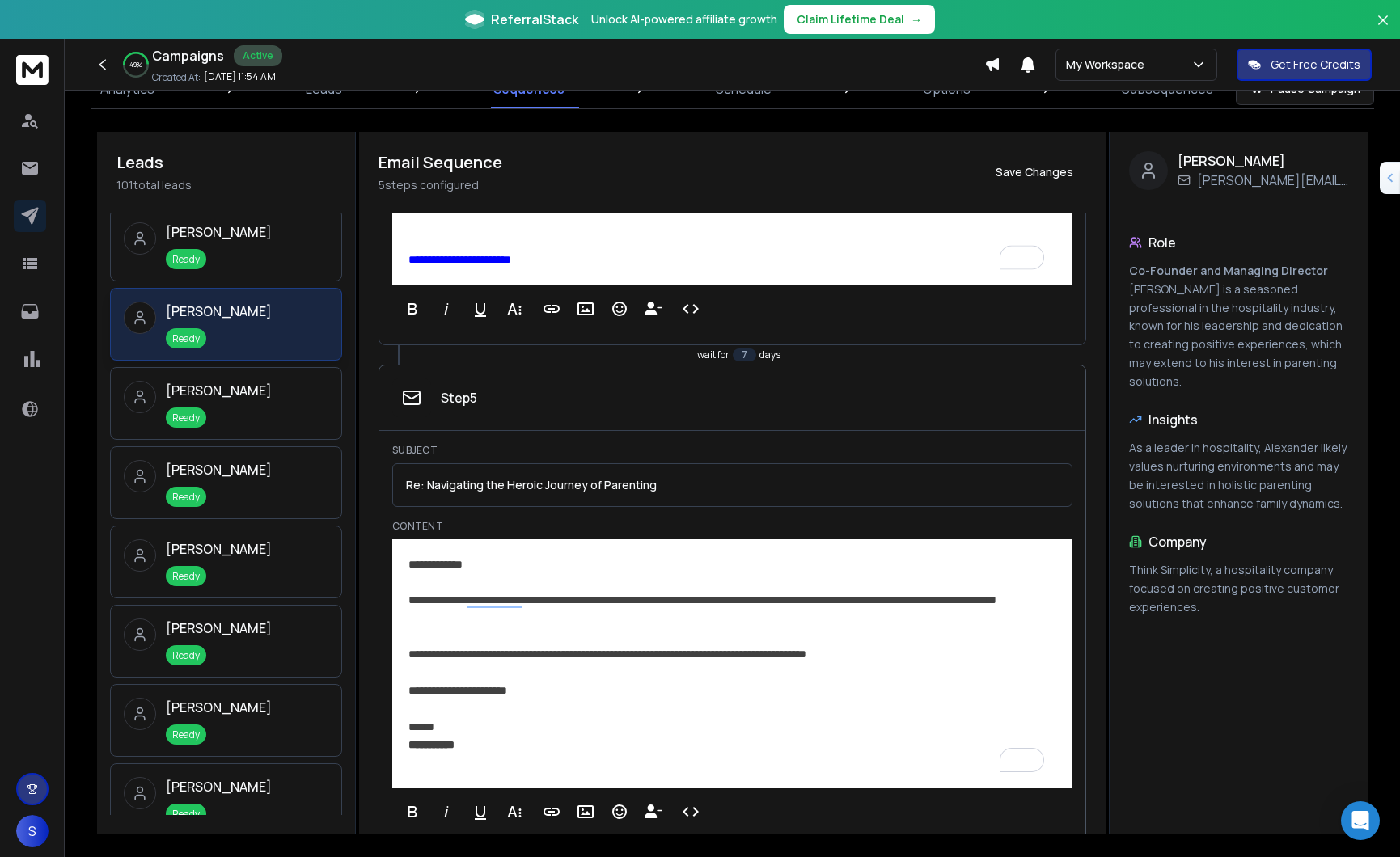
scroll to position [2242, 0]
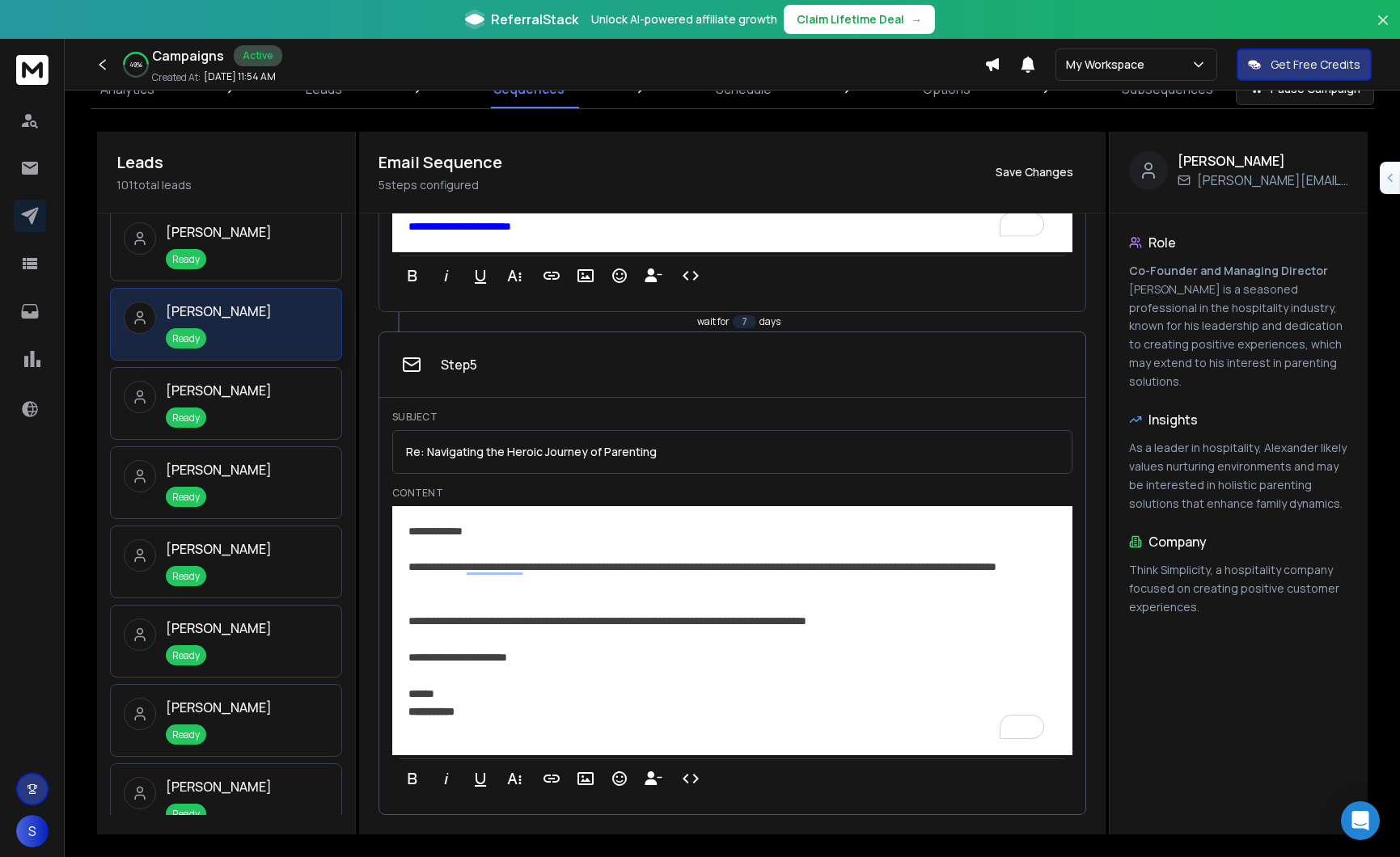
click at [463, 750] on div "**********" at bounding box center [732, 631] width 681 height 249
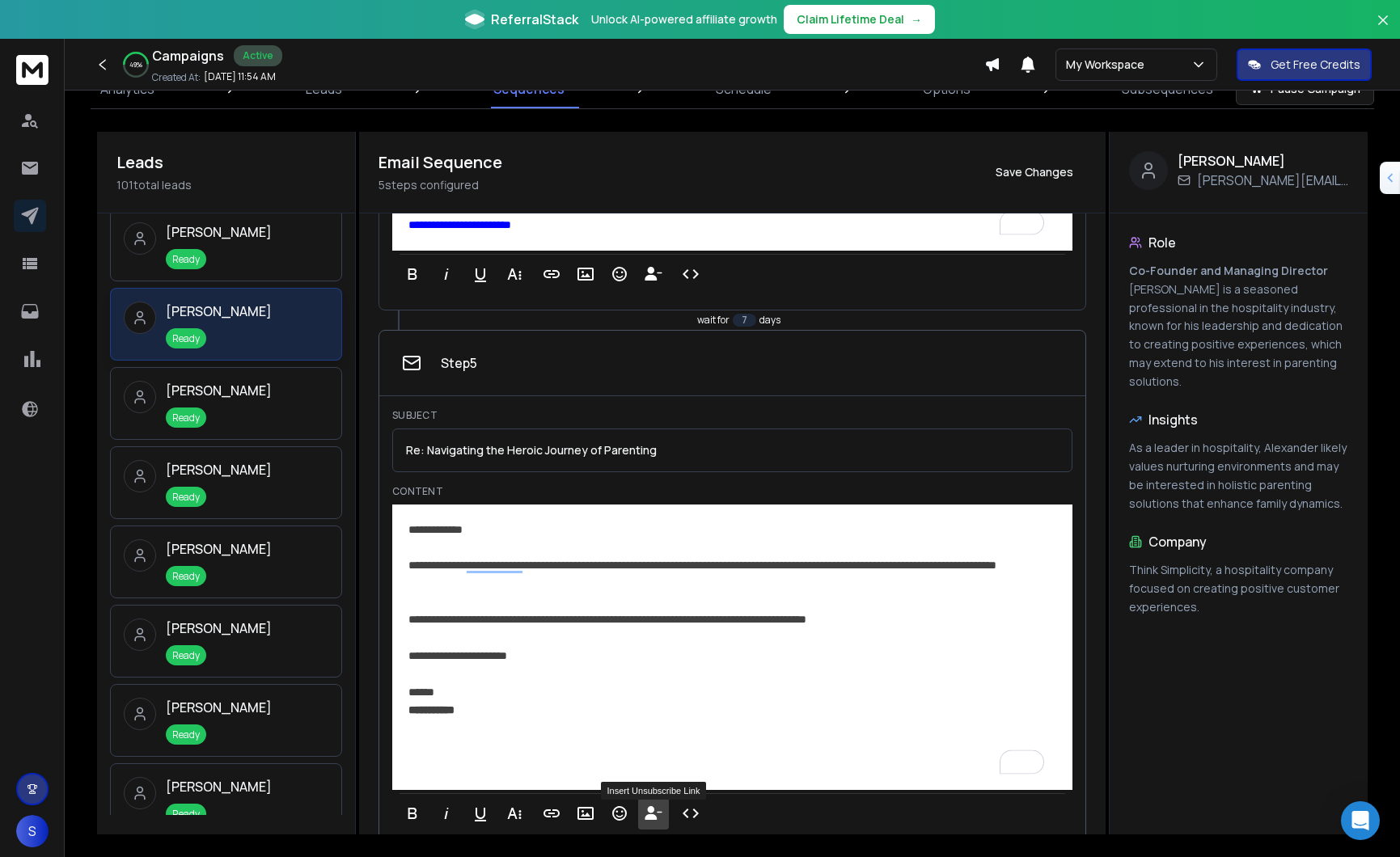
click at [643, 817] on button "Insert Unsubscribe Link" at bounding box center [654, 814] width 31 height 32
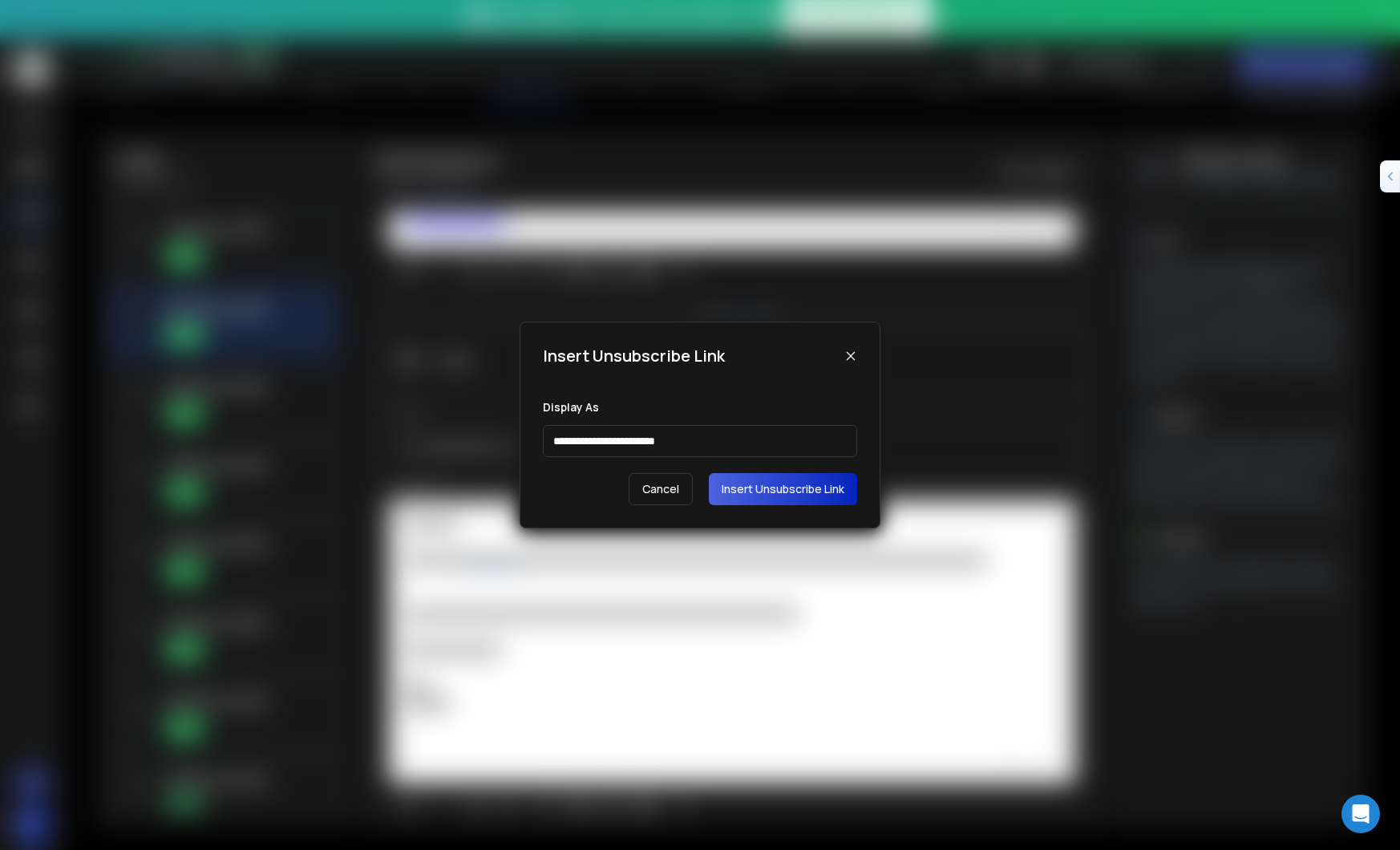
click at [771, 486] on button "Insert Unsubscribe Link" at bounding box center [783, 490] width 148 height 32
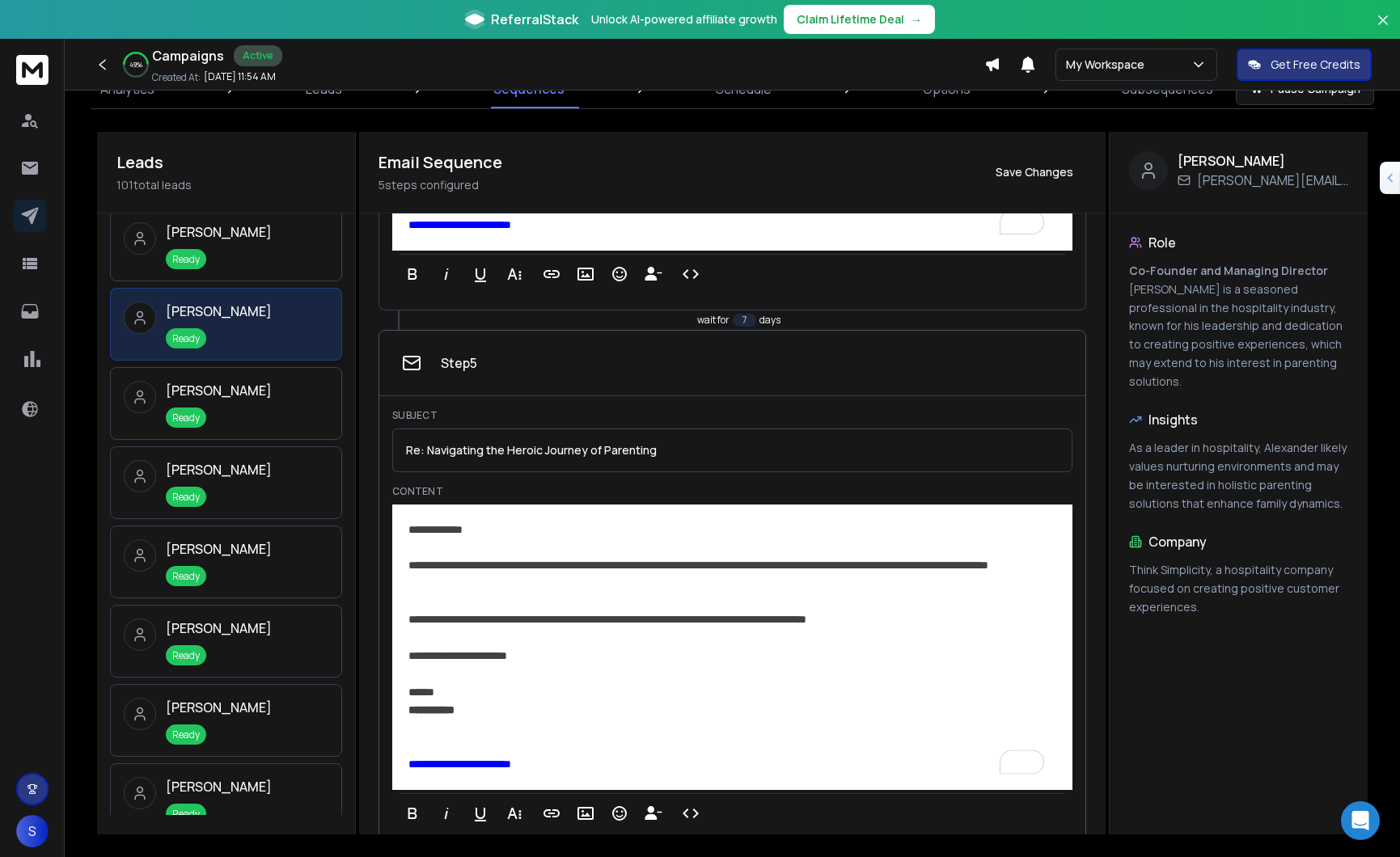
click at [690, 685] on p "******" at bounding box center [727, 693] width 636 height 18
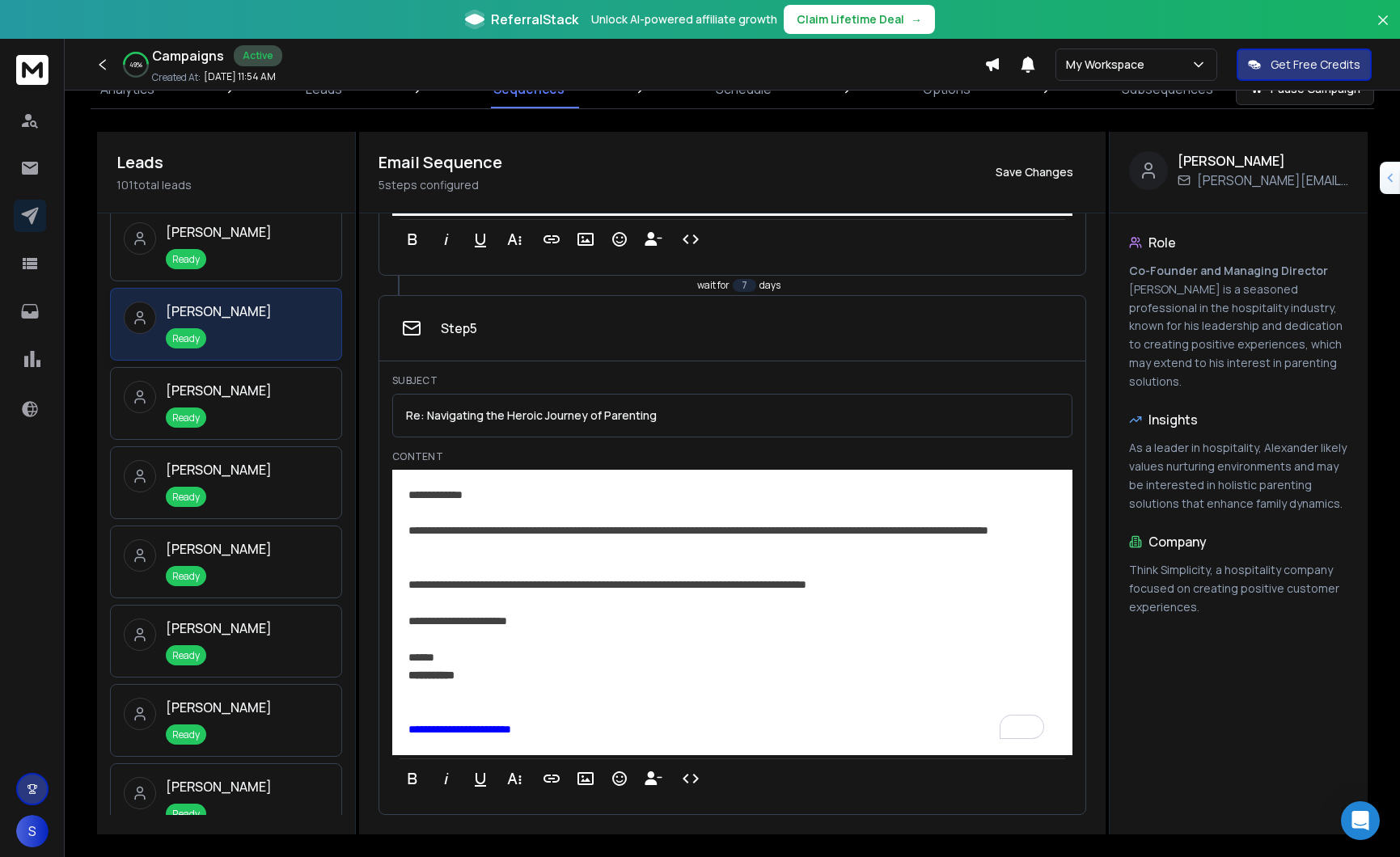
click at [1013, 168] on button "Save Changes" at bounding box center [1034, 172] width 104 height 32
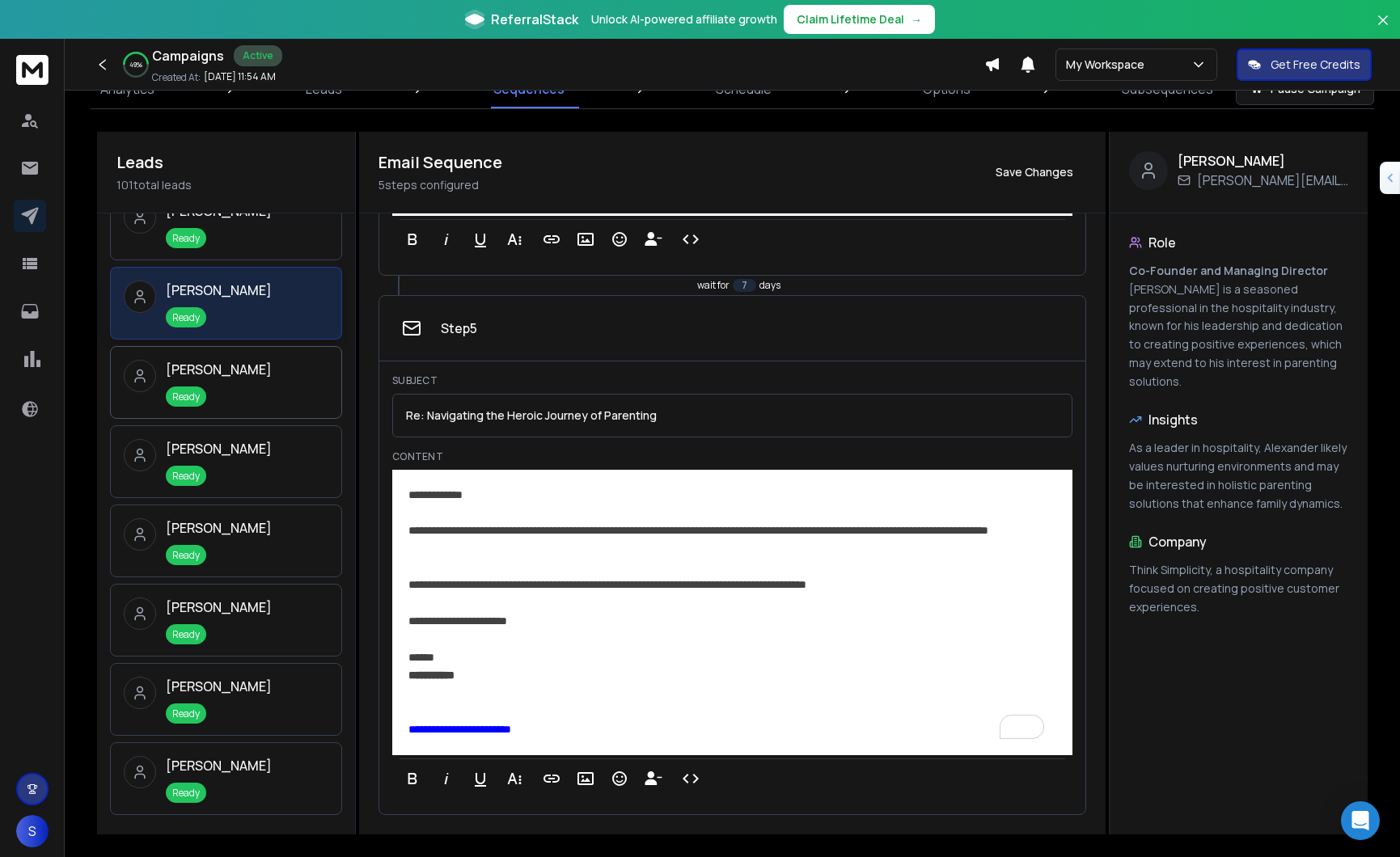
click at [237, 384] on div "Jason Baker Ready" at bounding box center [247, 383] width 163 height 45
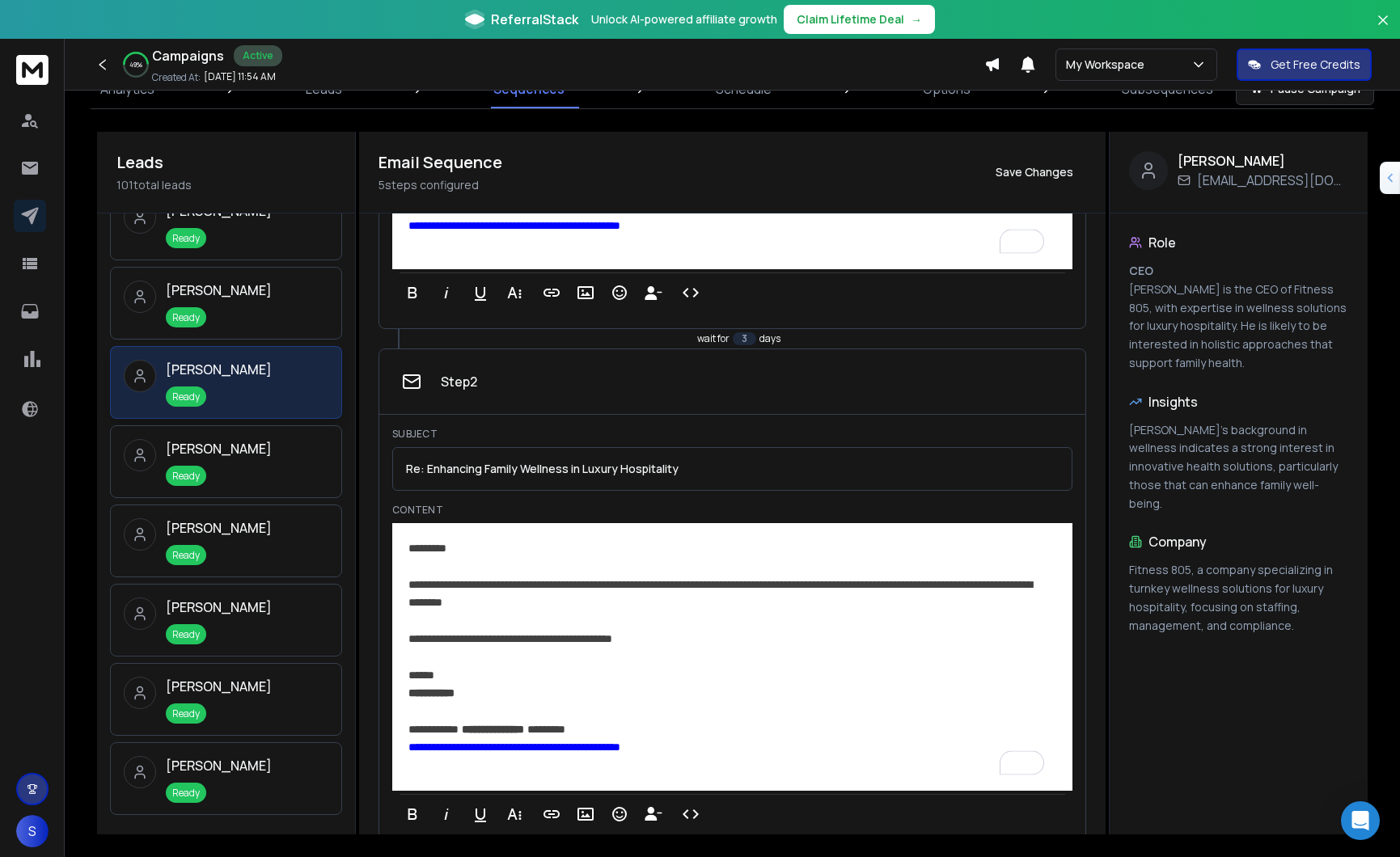
scroll to position [749, 0]
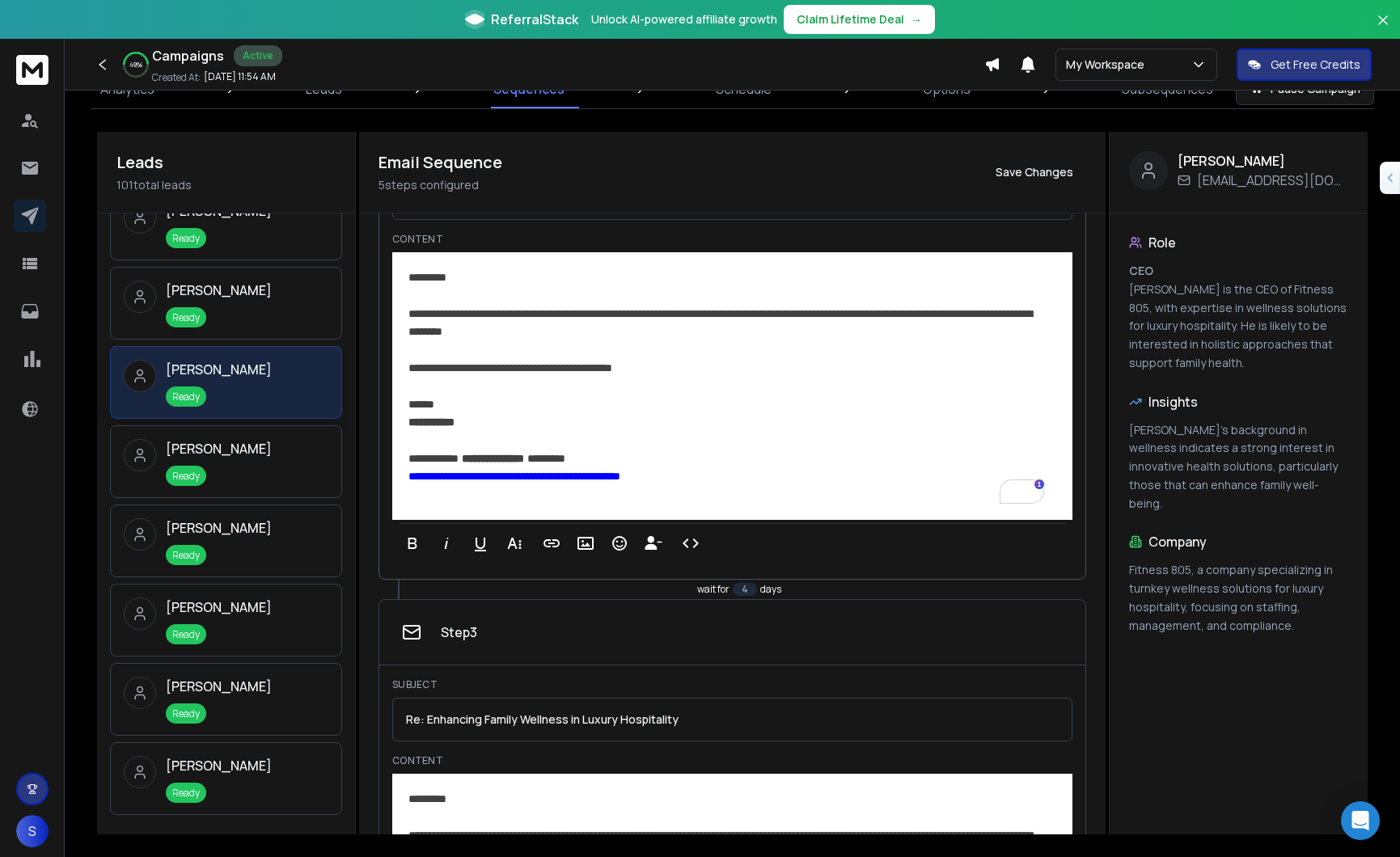
click at [498, 497] on div "To enrich screen reader interactions, please activate Accessibility in Grammarl…" at bounding box center [732, 495] width 648 height 18
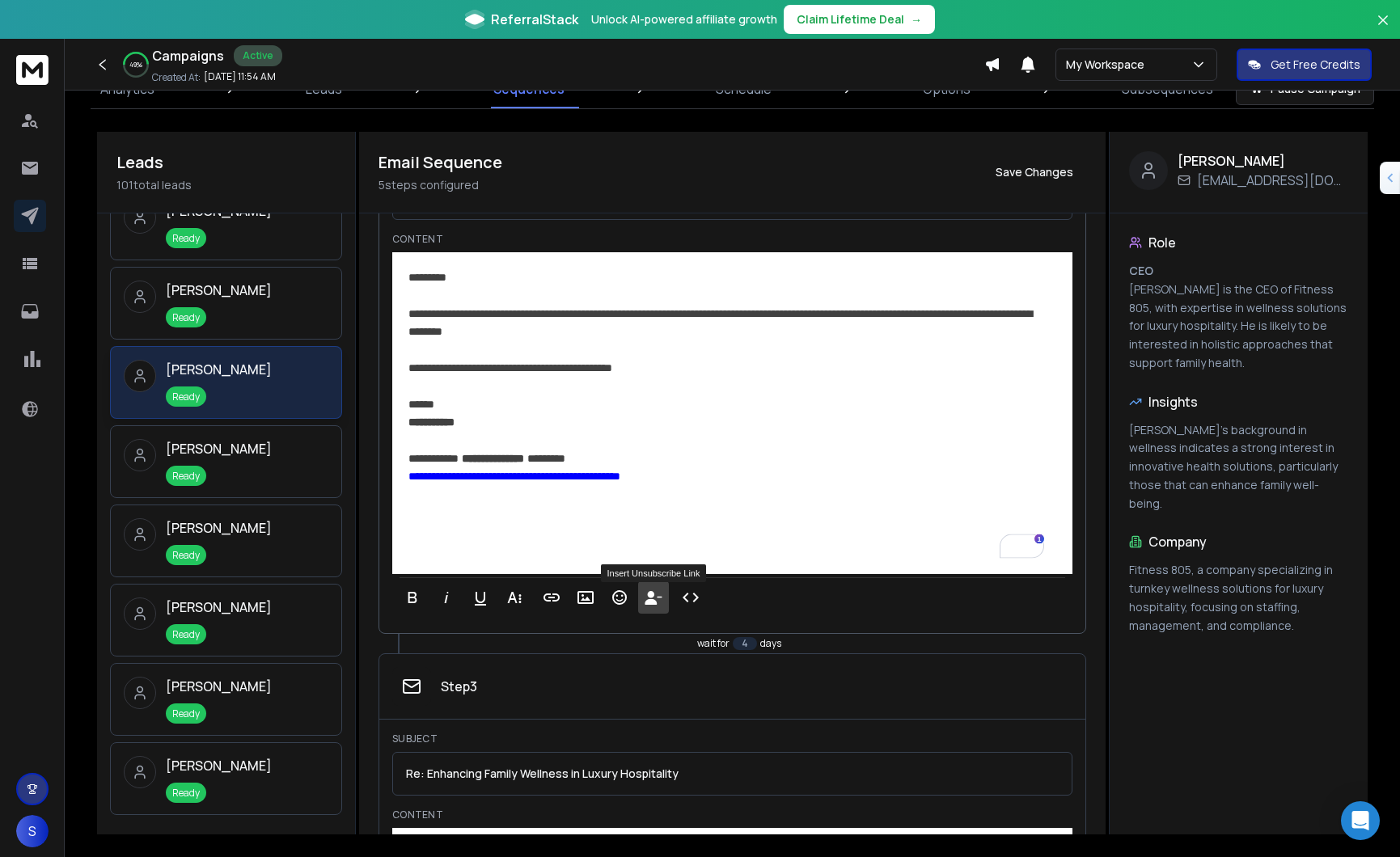
click at [659, 600] on icon "button" at bounding box center [654, 598] width 19 height 14
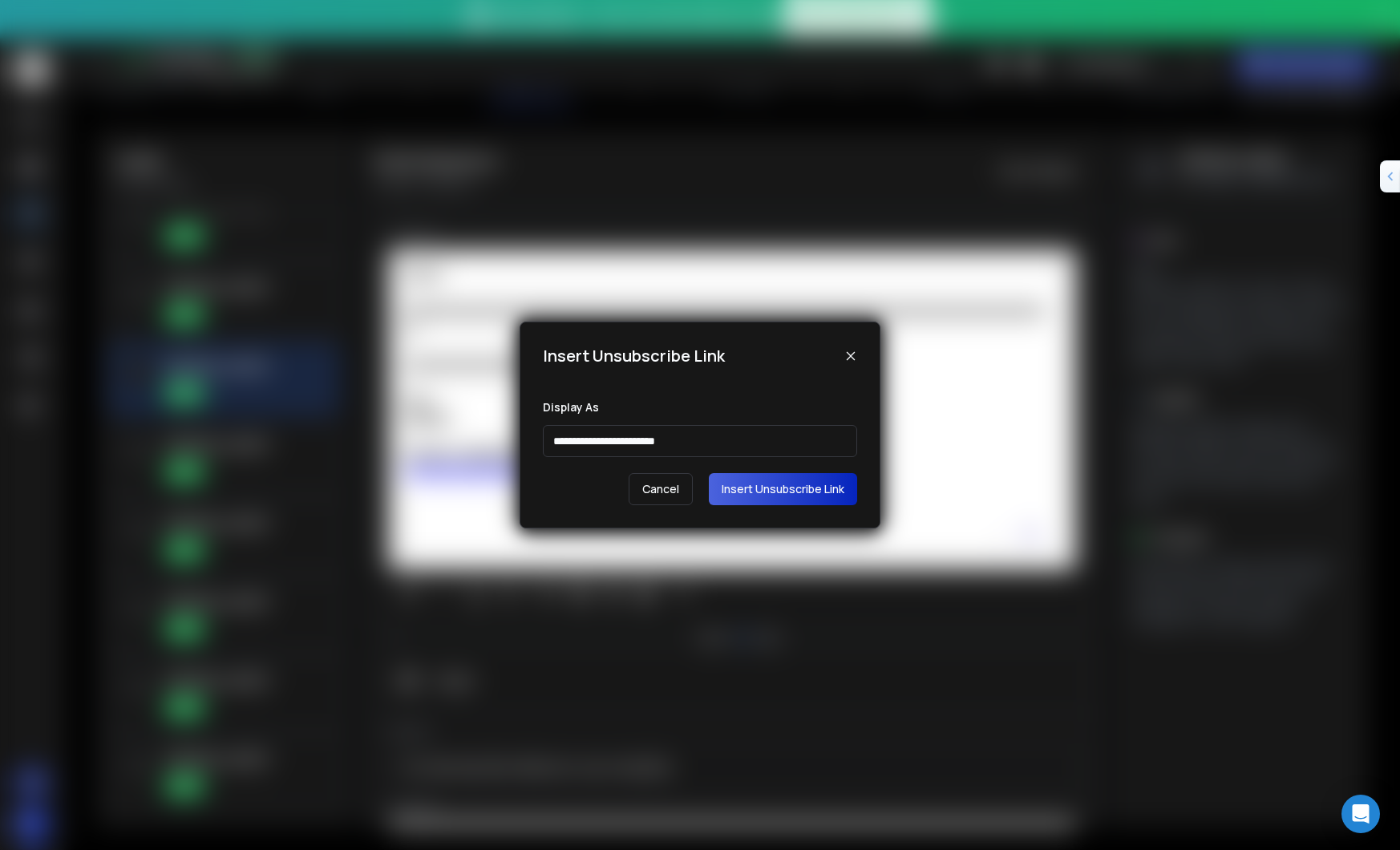
click at [724, 498] on button "Insert Unsubscribe Link" at bounding box center [783, 490] width 148 height 32
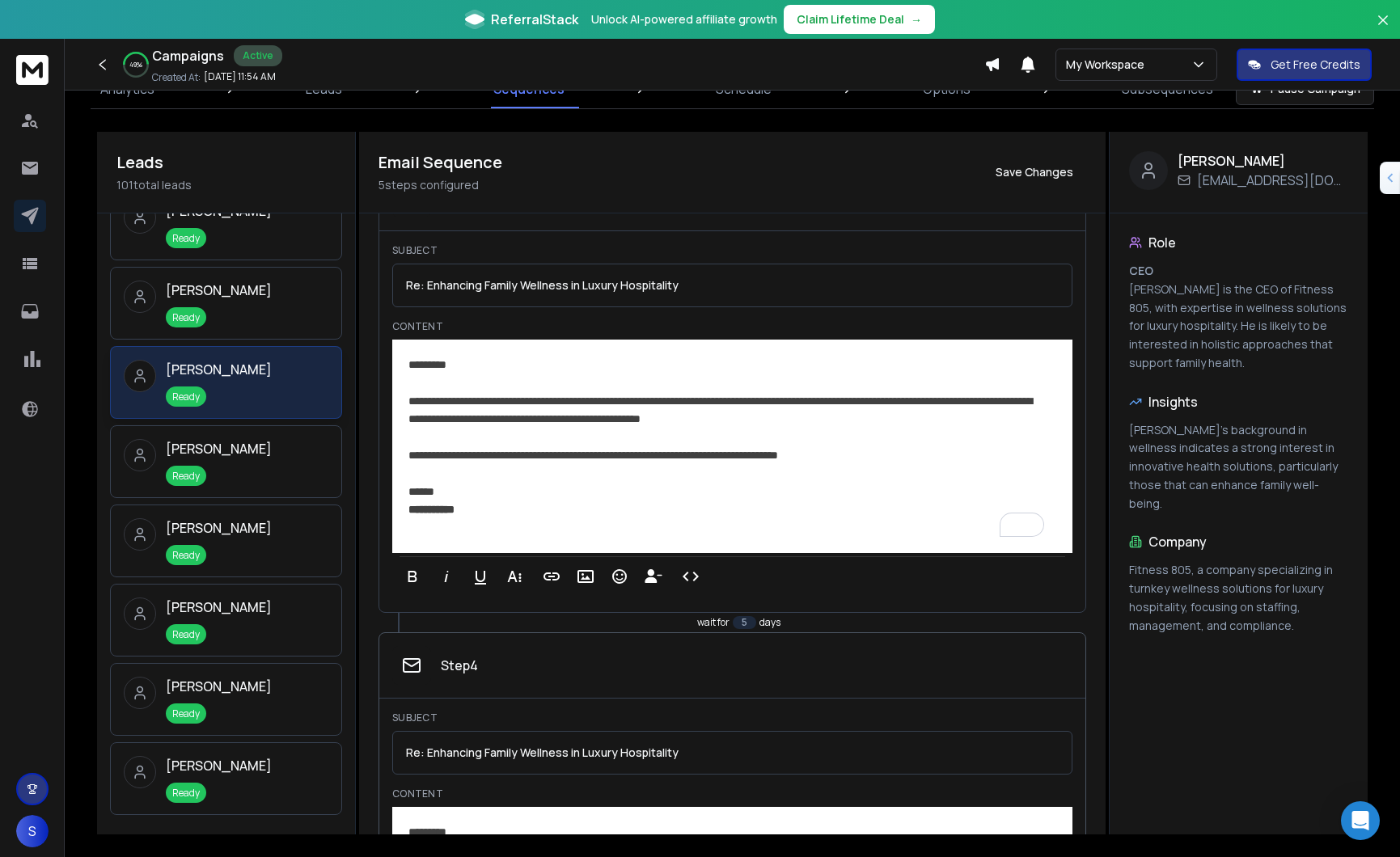
scroll to position [1313, 0]
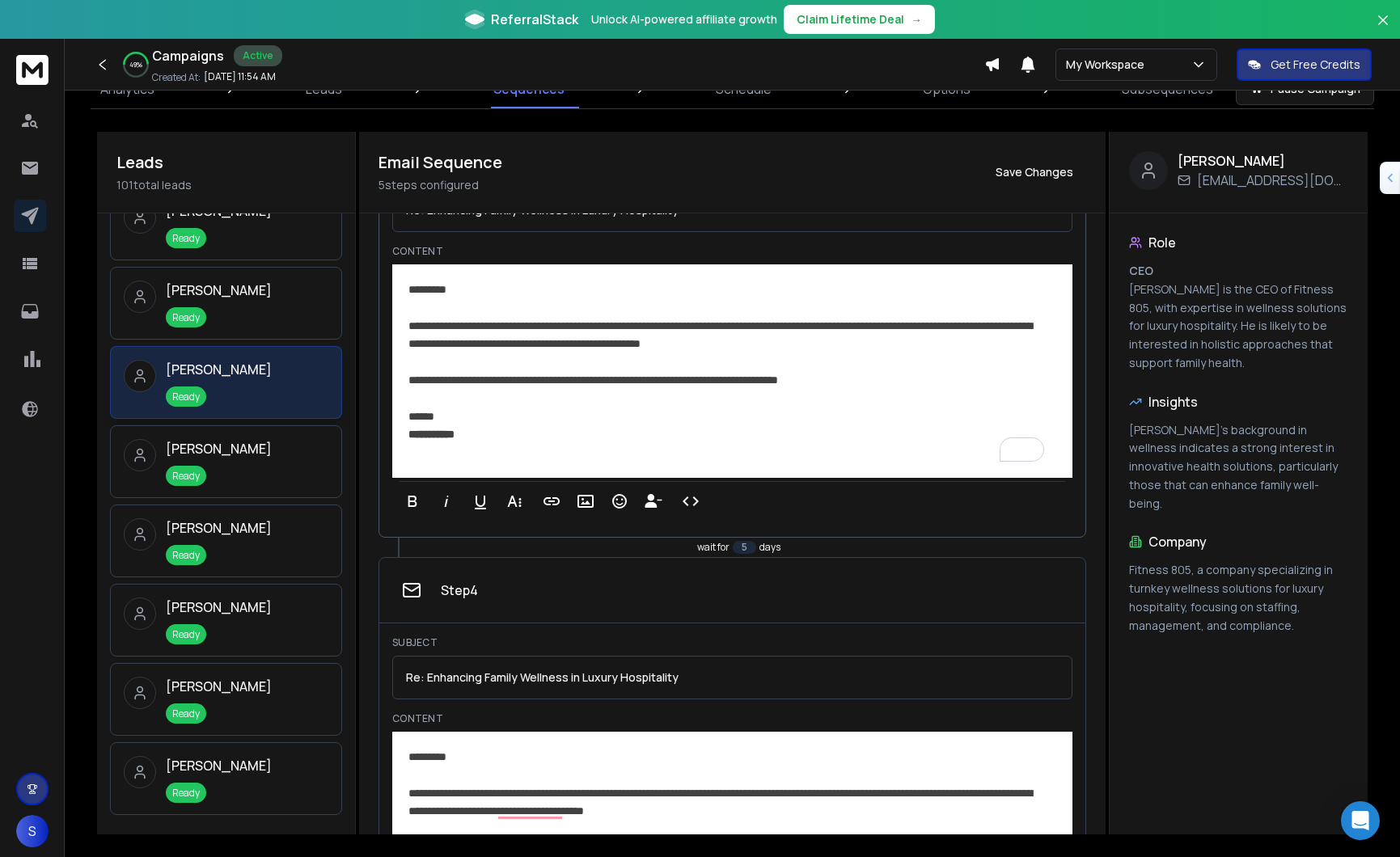
click at [431, 471] on div "**********" at bounding box center [732, 371] width 681 height 214
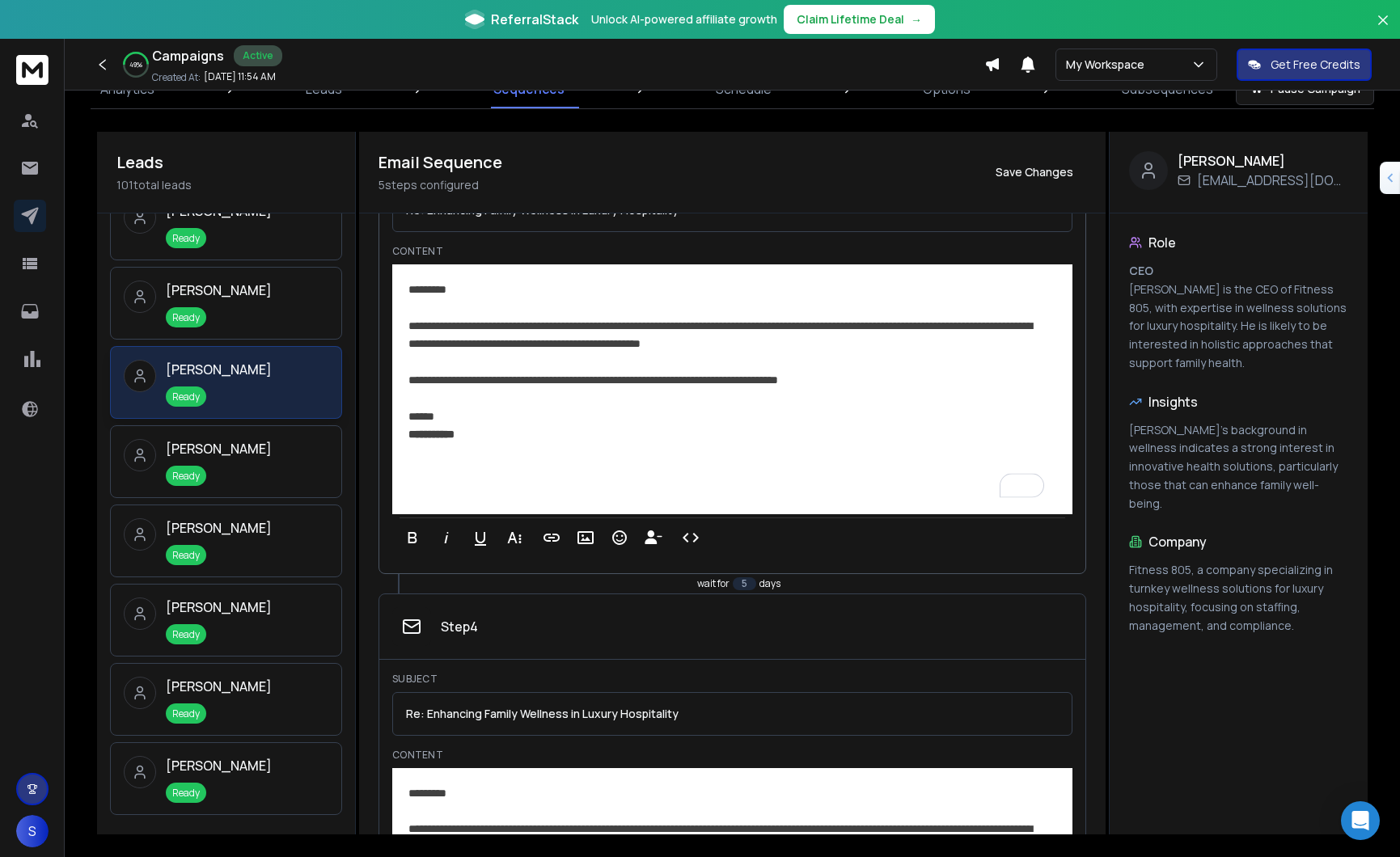
click at [671, 537] on div "Clear Formatting Font Family Arial Georgia Impact Tahoma Times New Roman Verdan…" at bounding box center [732, 537] width 681 height 46
click at [661, 540] on icon "button" at bounding box center [654, 537] width 19 height 14
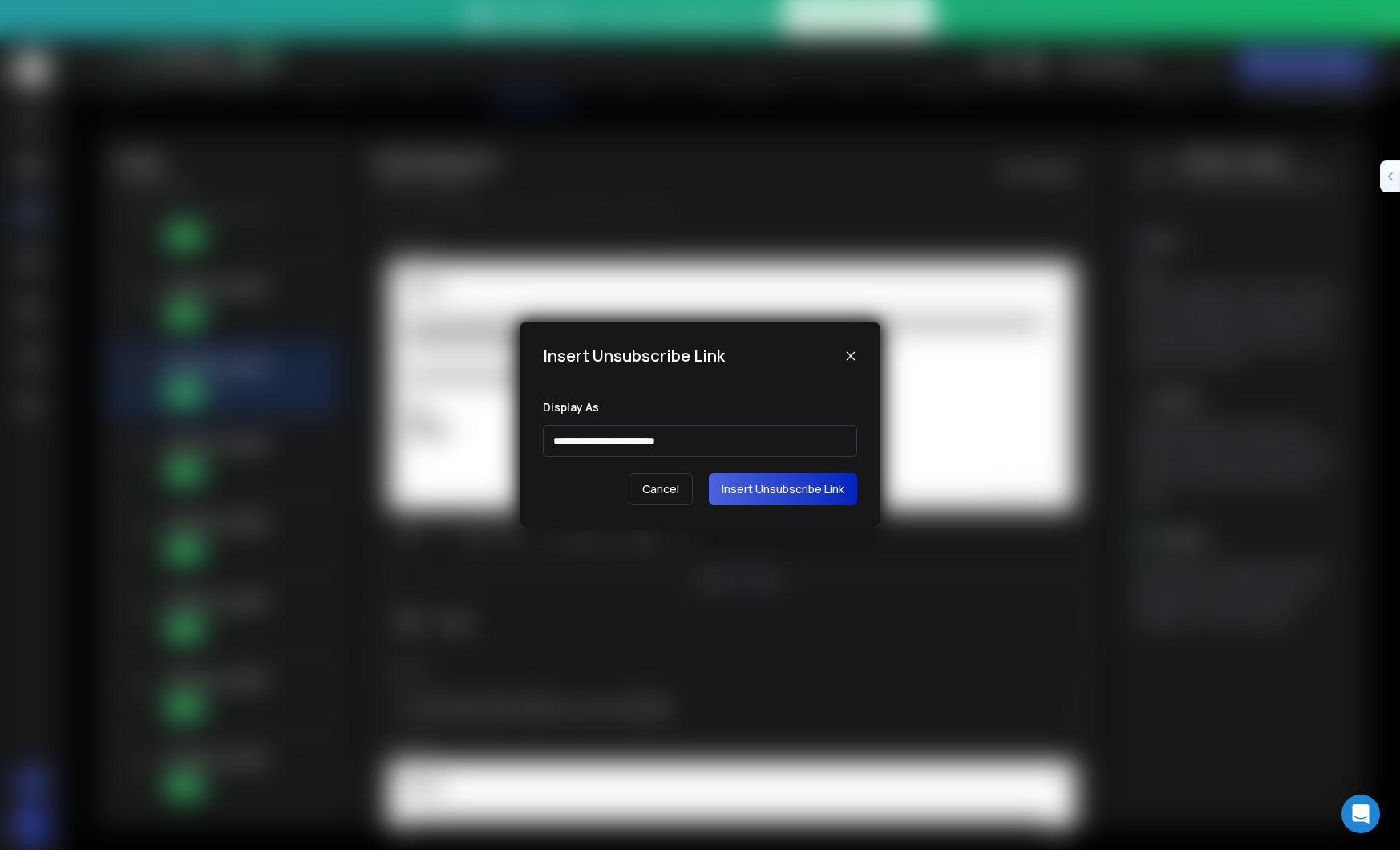
click at [743, 497] on button "Insert Unsubscribe Link" at bounding box center [783, 490] width 148 height 32
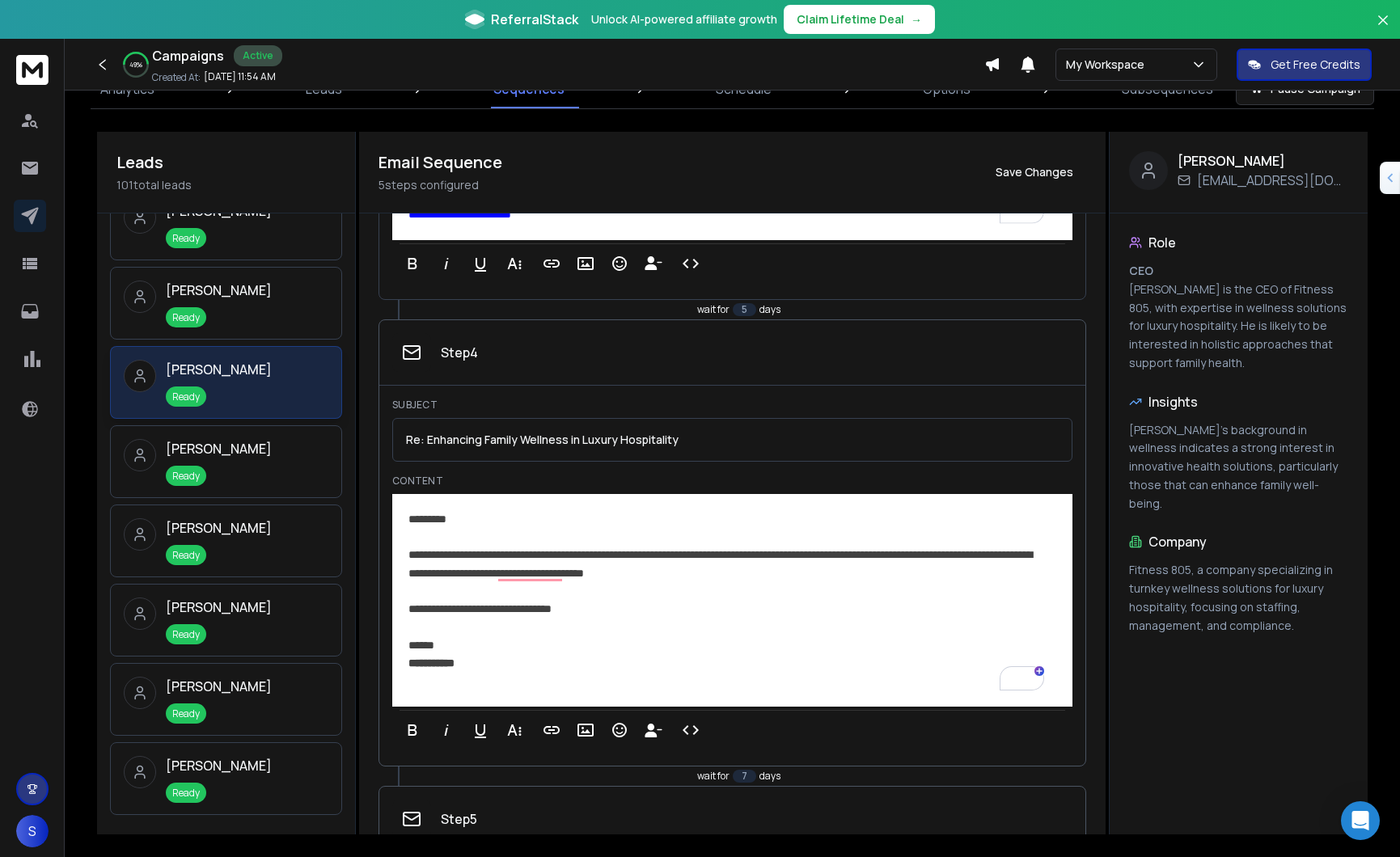
scroll to position [1788, 0]
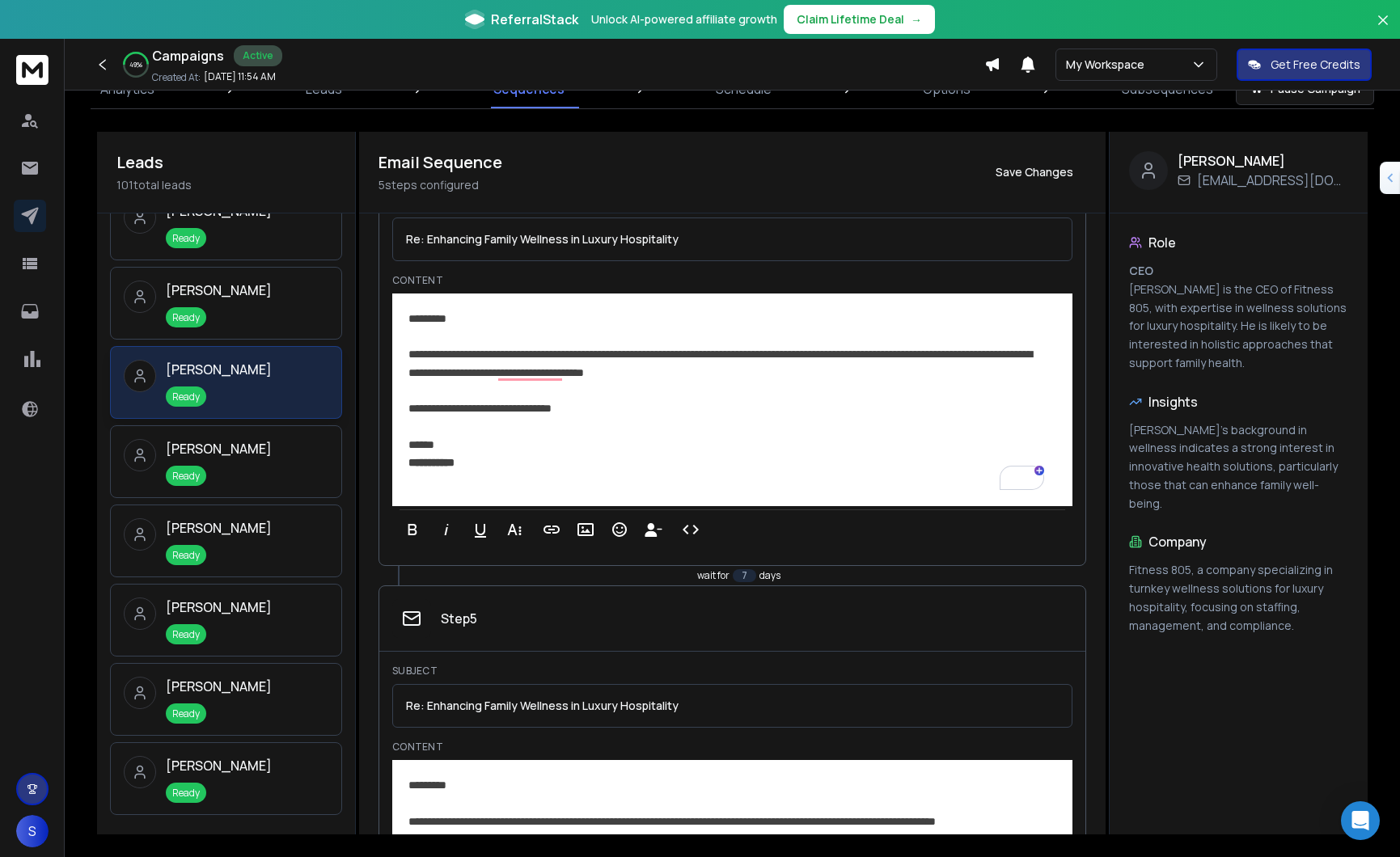
click at [478, 477] on div "To enrich screen reader interactions, please activate Accessibility in Grammarl…" at bounding box center [732, 482] width 648 height 18
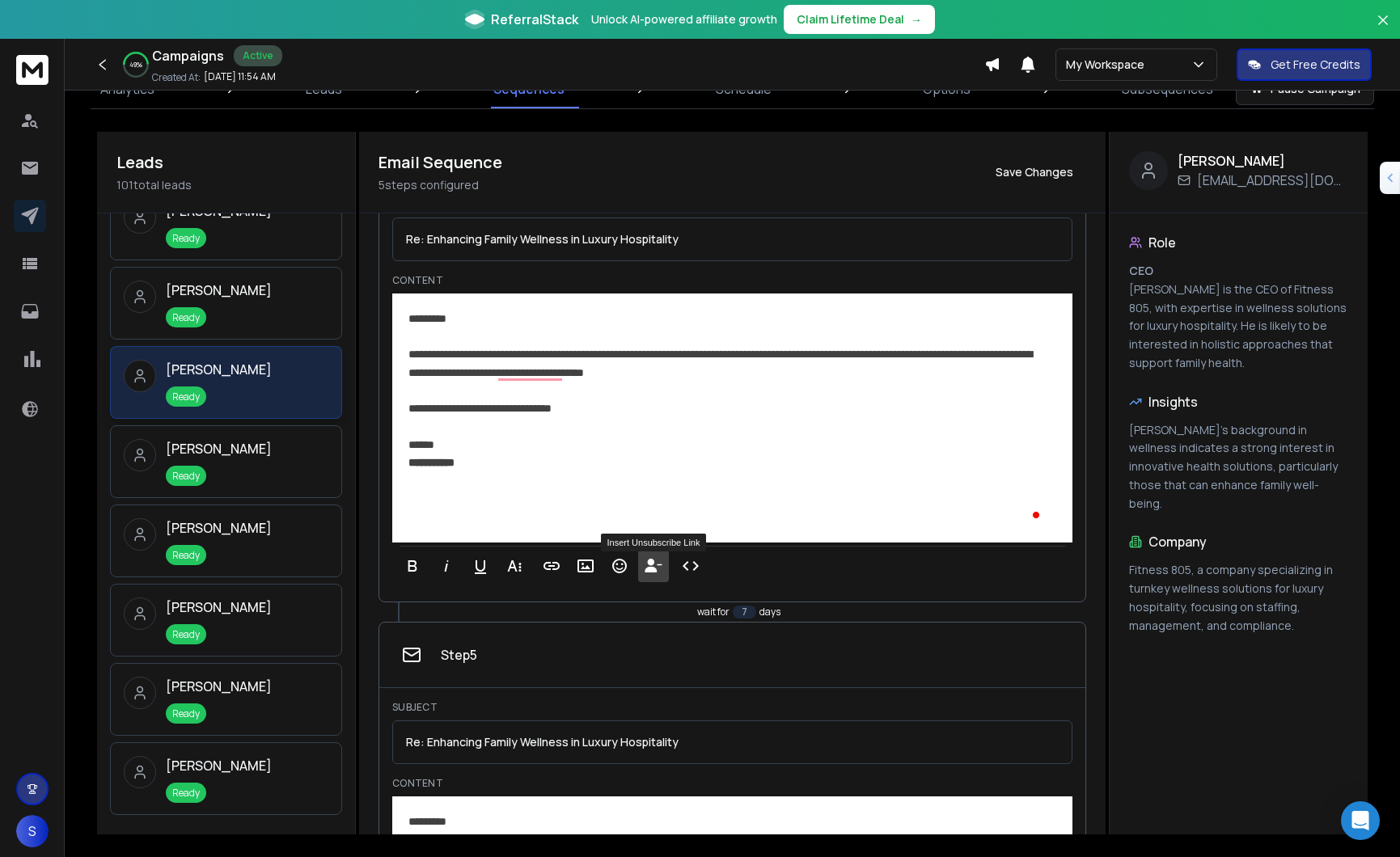
click at [654, 556] on button "Insert Unsubscribe Link" at bounding box center [654, 566] width 31 height 32
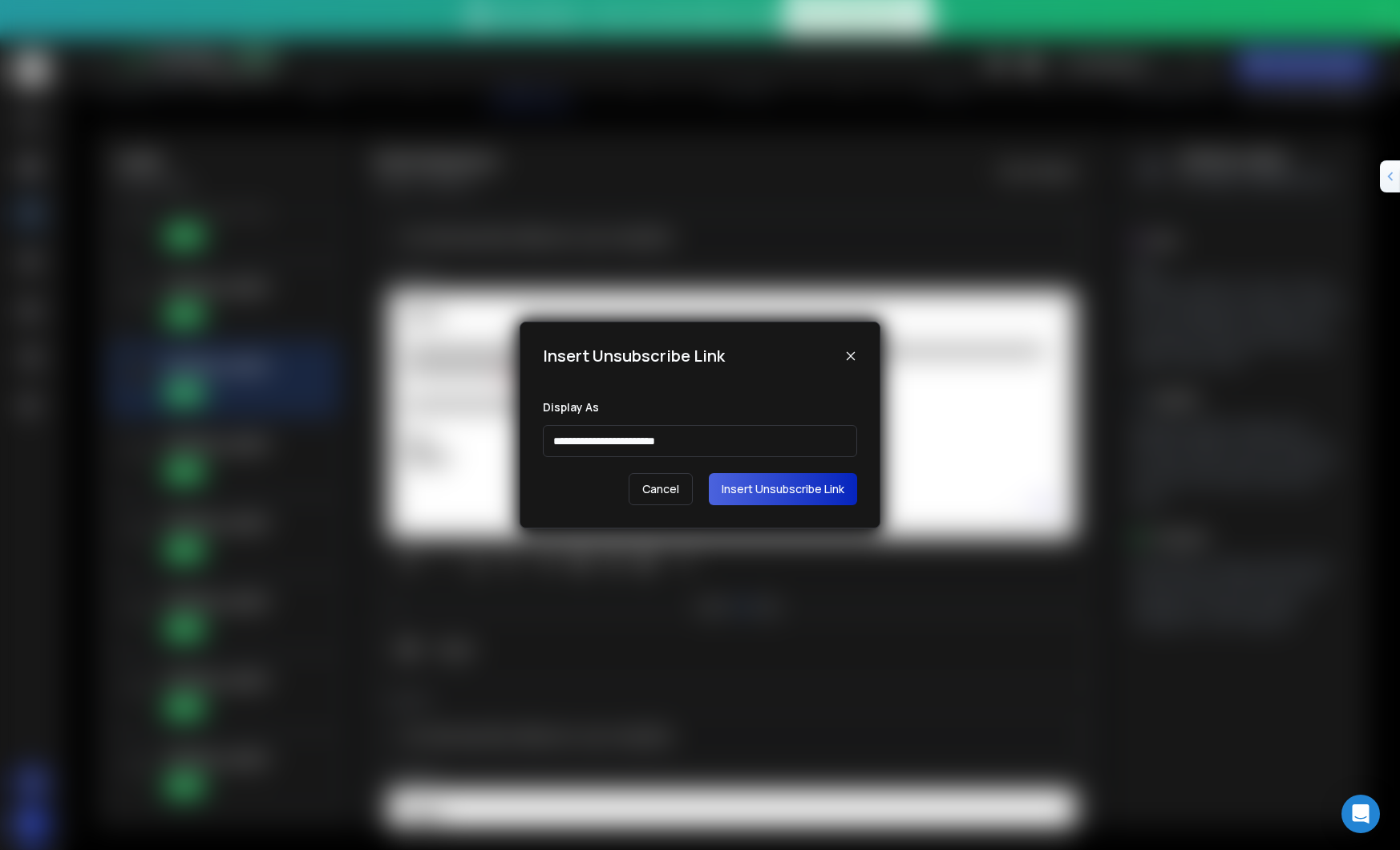
click at [745, 493] on button "Insert Unsubscribe Link" at bounding box center [783, 490] width 148 height 32
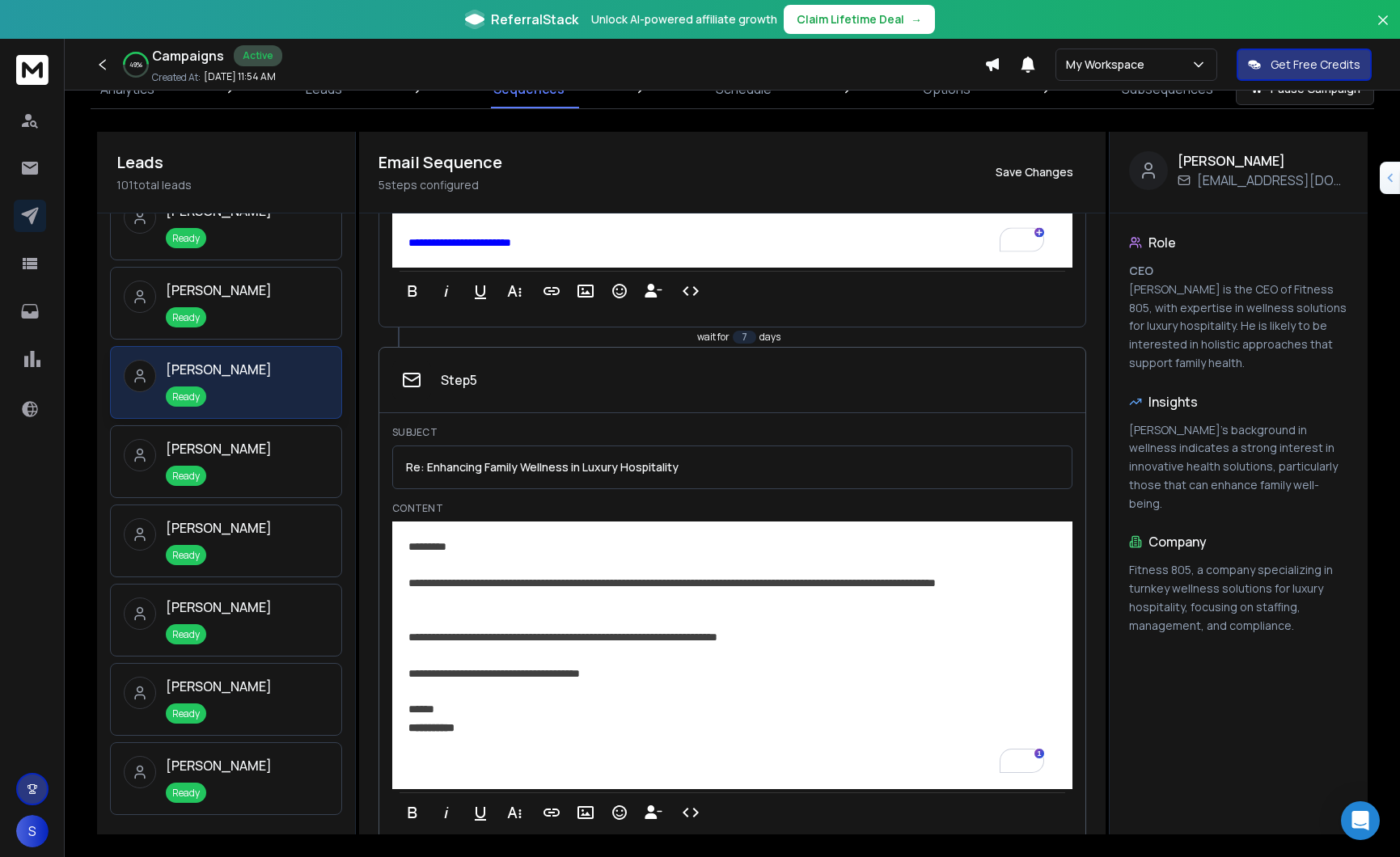
scroll to position [2098, 0]
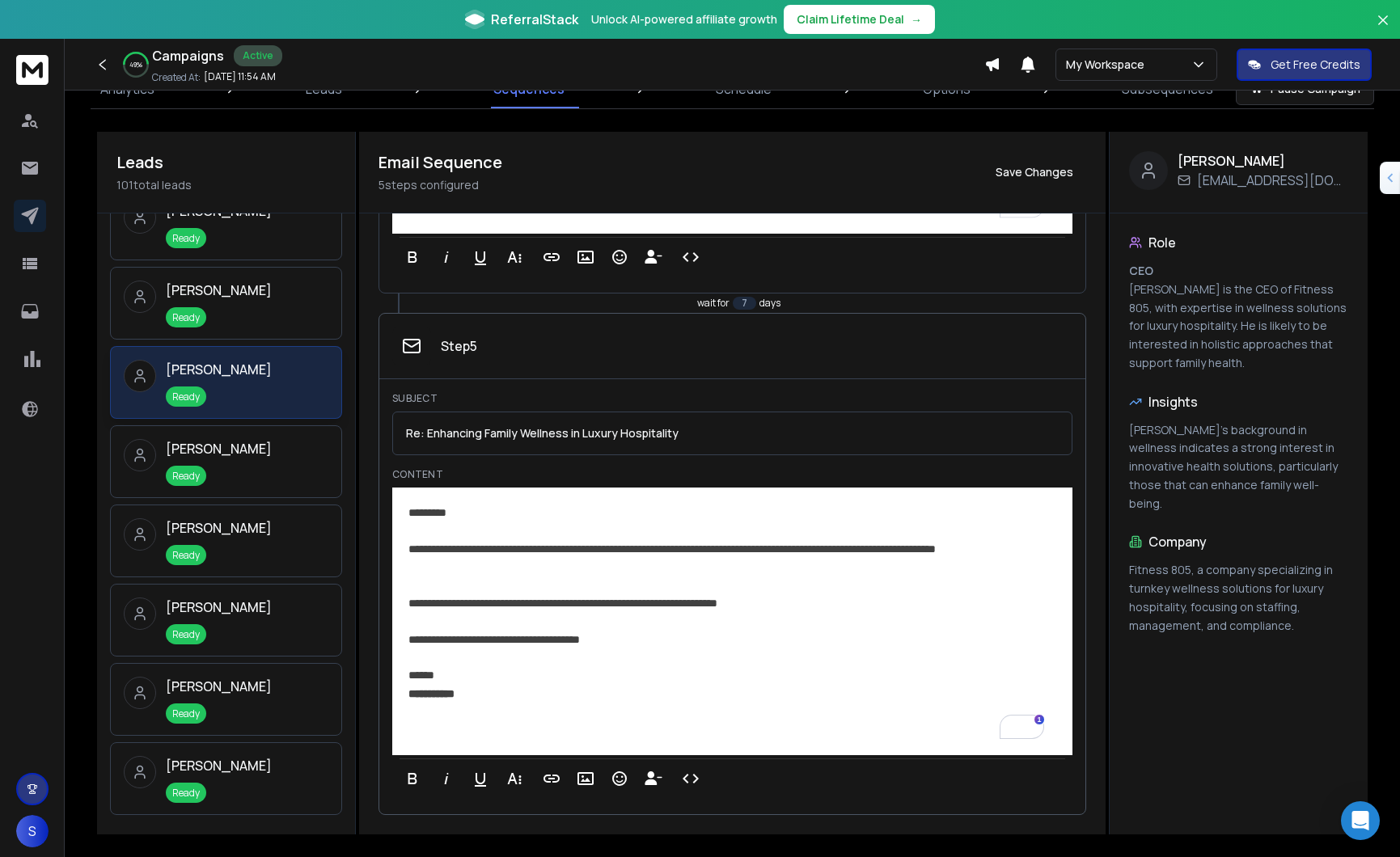
click at [470, 719] on div "To enrich screen reader interactions, please activate Accessibility in Grammarl…" at bounding box center [732, 712] width 648 height 18
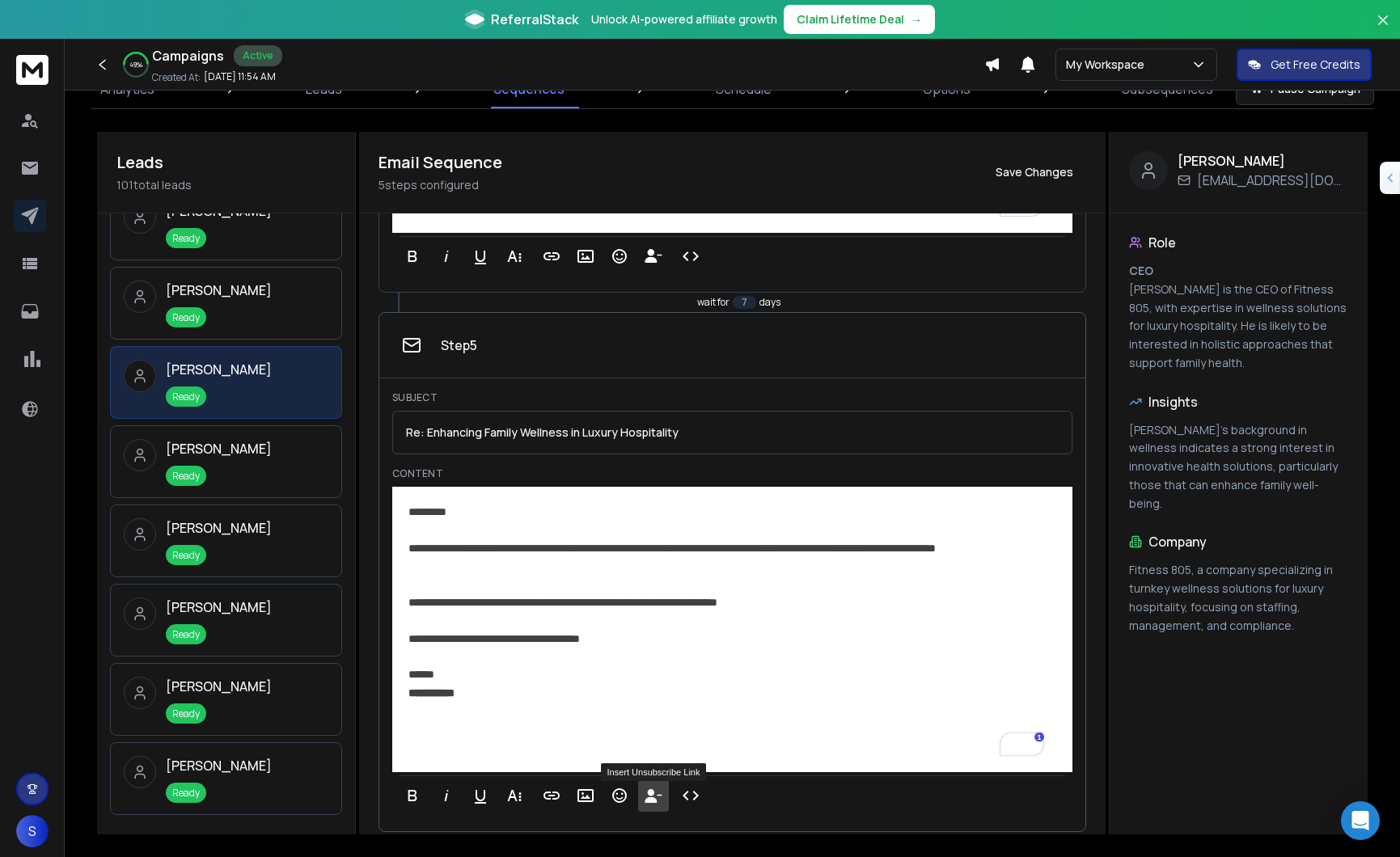
click at [663, 808] on button "Insert Unsubscribe Link" at bounding box center [654, 796] width 31 height 32
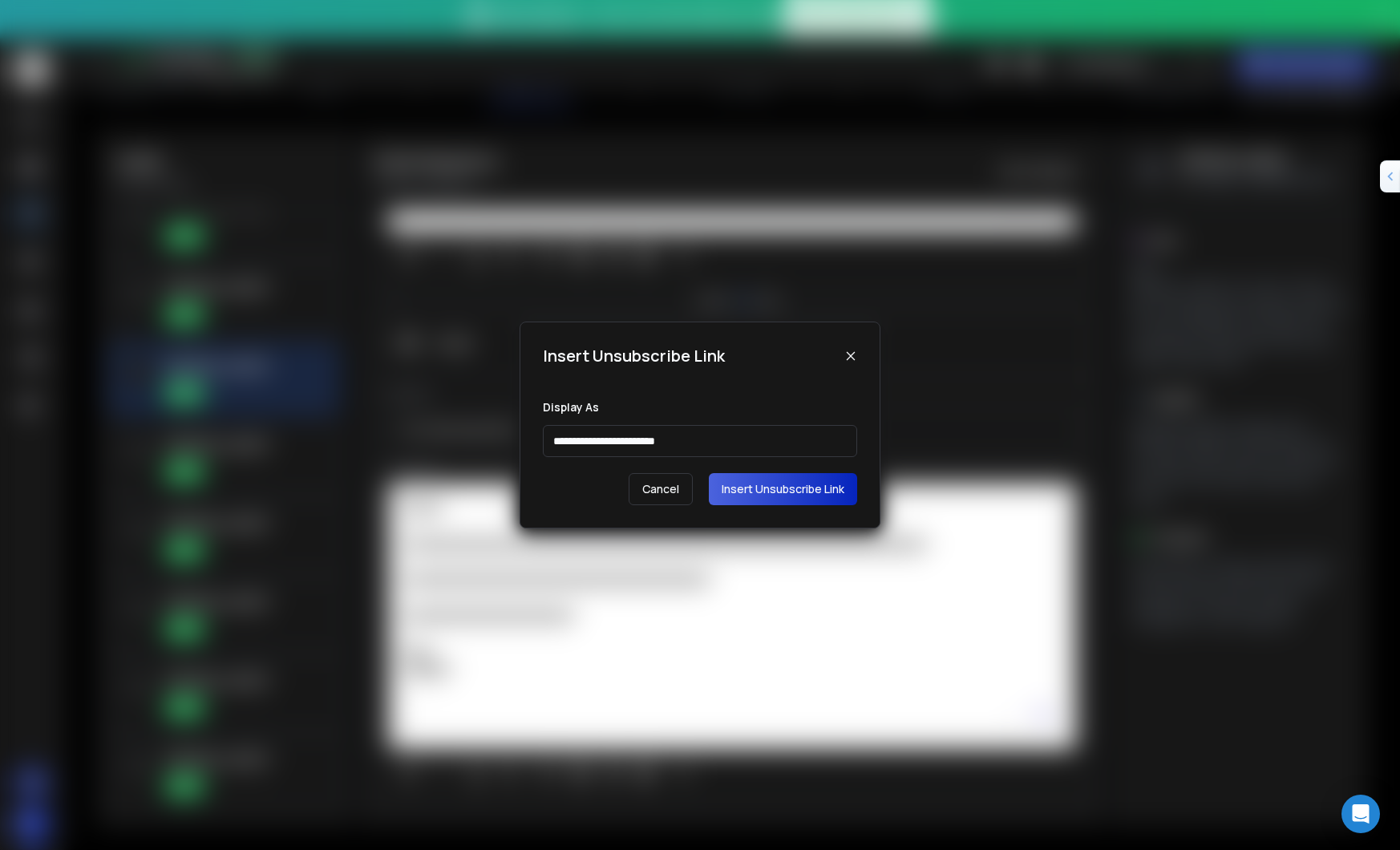
click at [786, 497] on button "Insert Unsubscribe Link" at bounding box center [783, 490] width 148 height 32
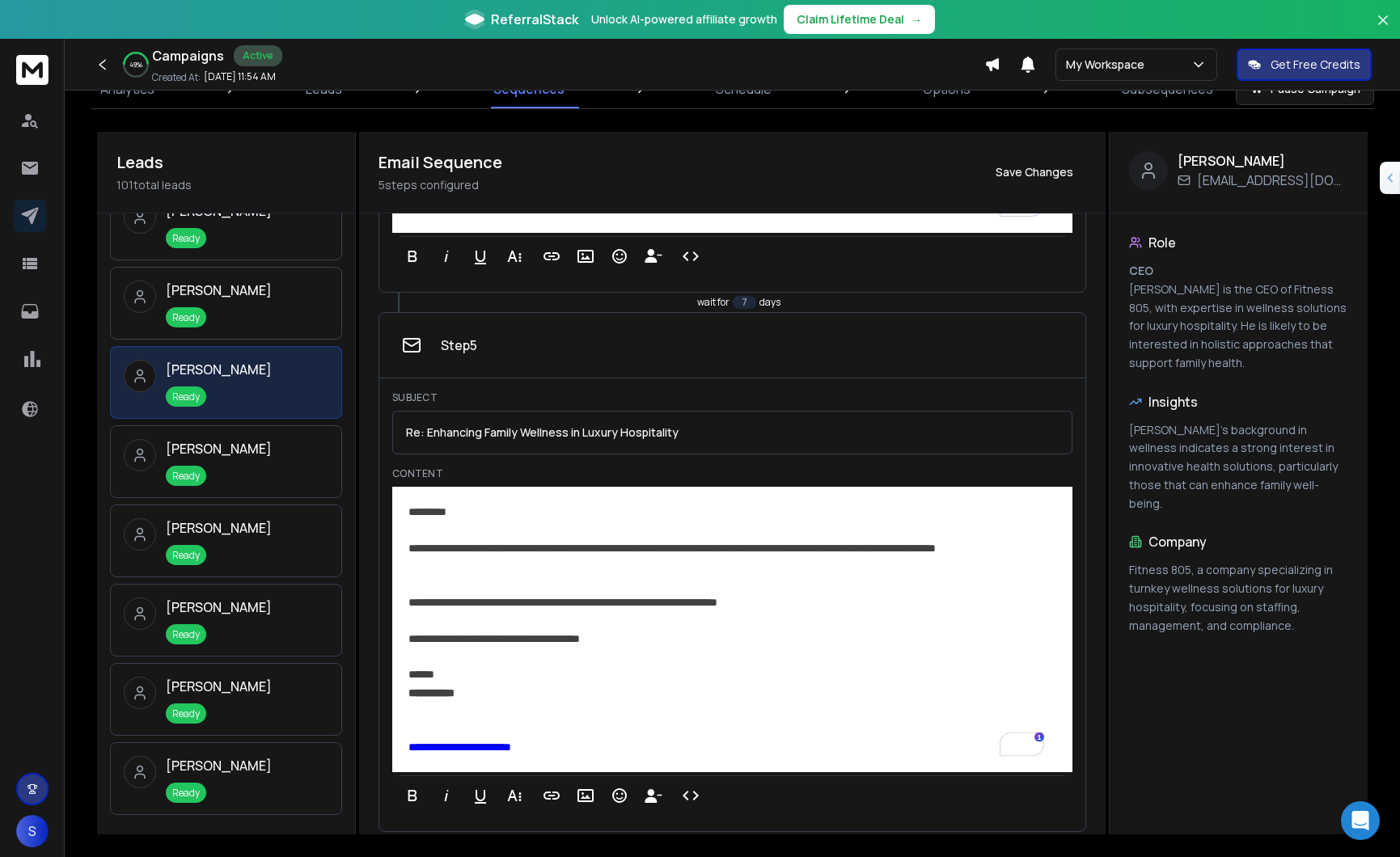
click at [1057, 178] on button "Save Changes" at bounding box center [1034, 172] width 104 height 32
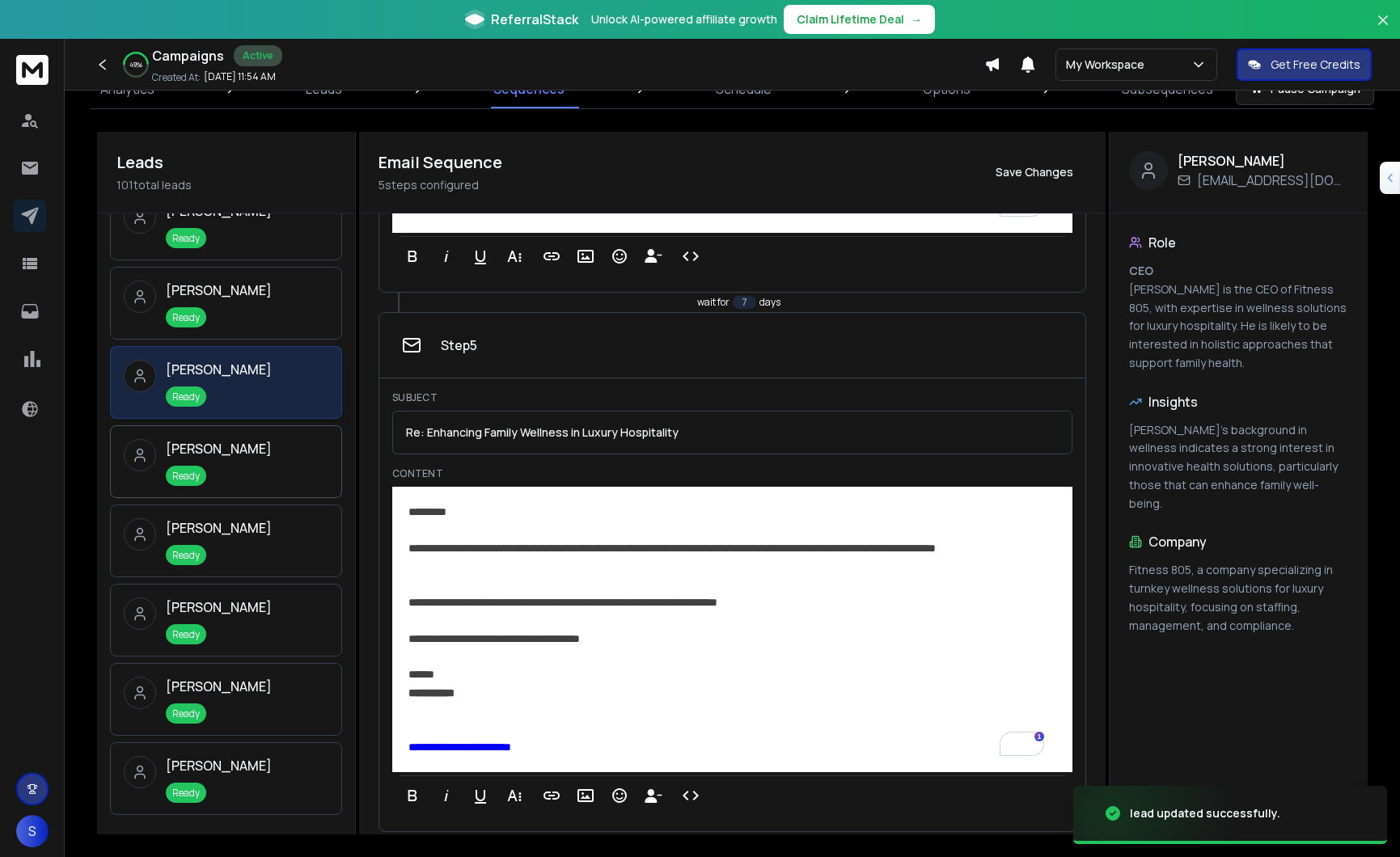
click at [208, 452] on h3 "[PERSON_NAME]" at bounding box center [218, 449] width 106 height 19
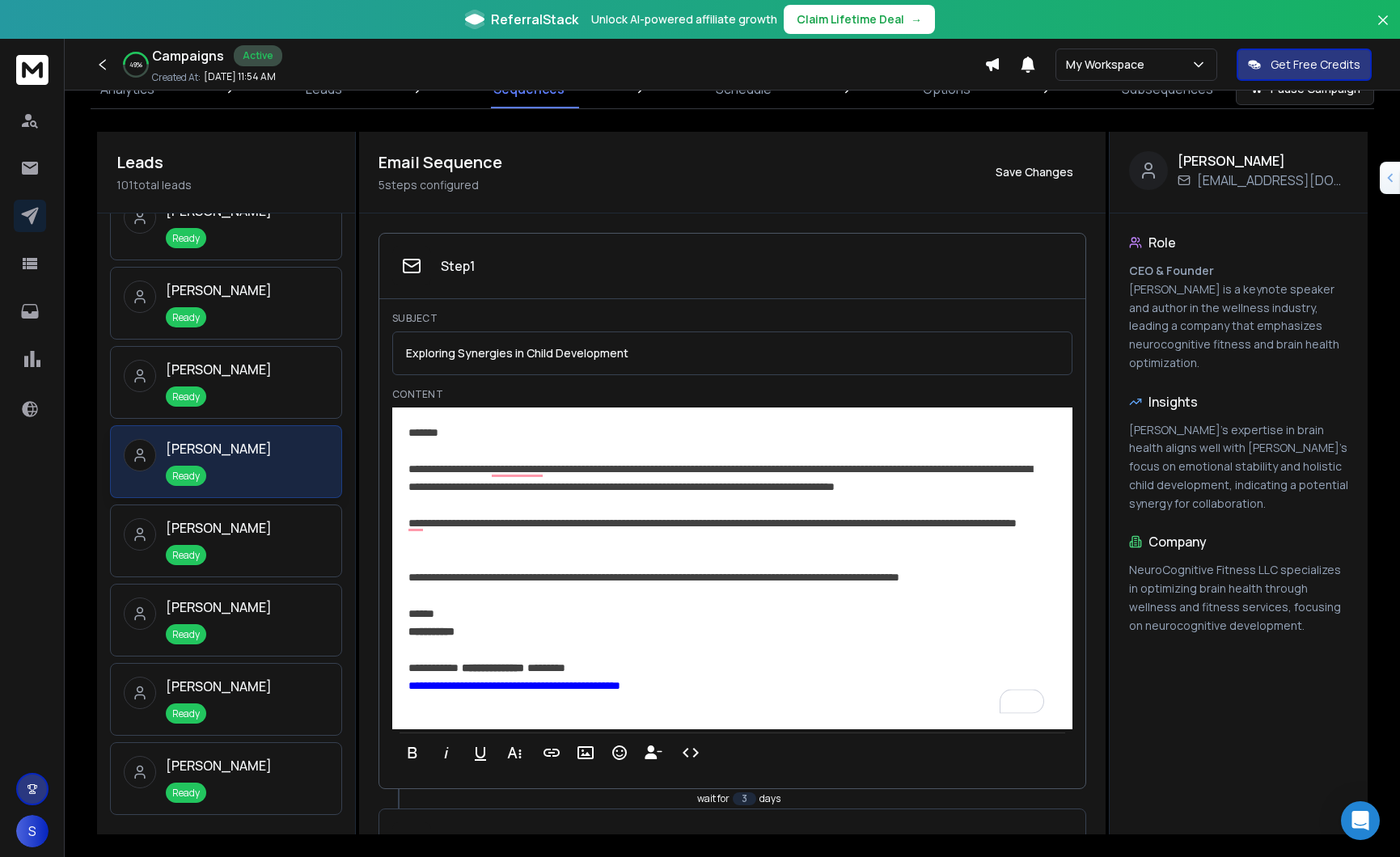
scroll to position [193, 0]
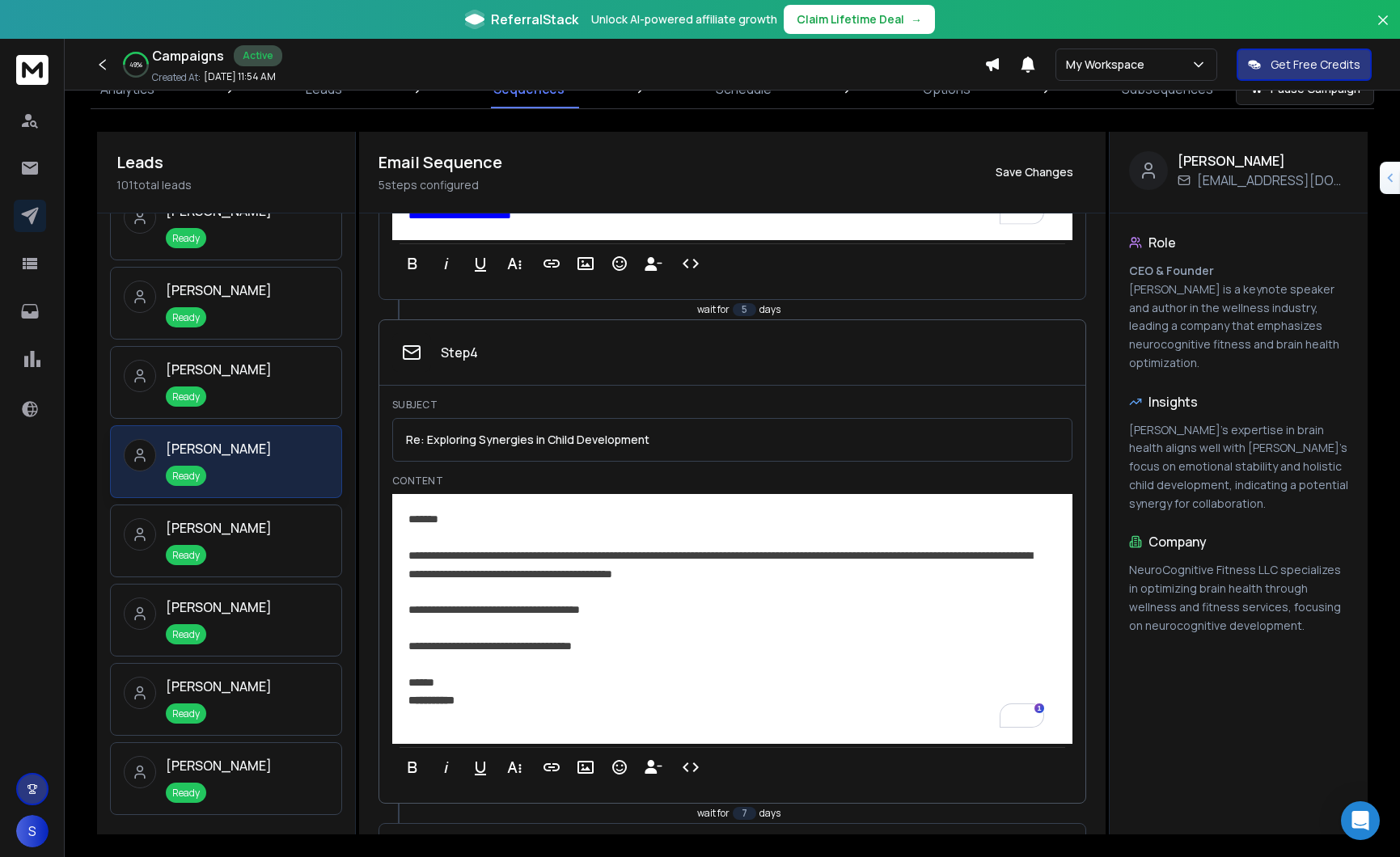
scroll to position [1792, 0]
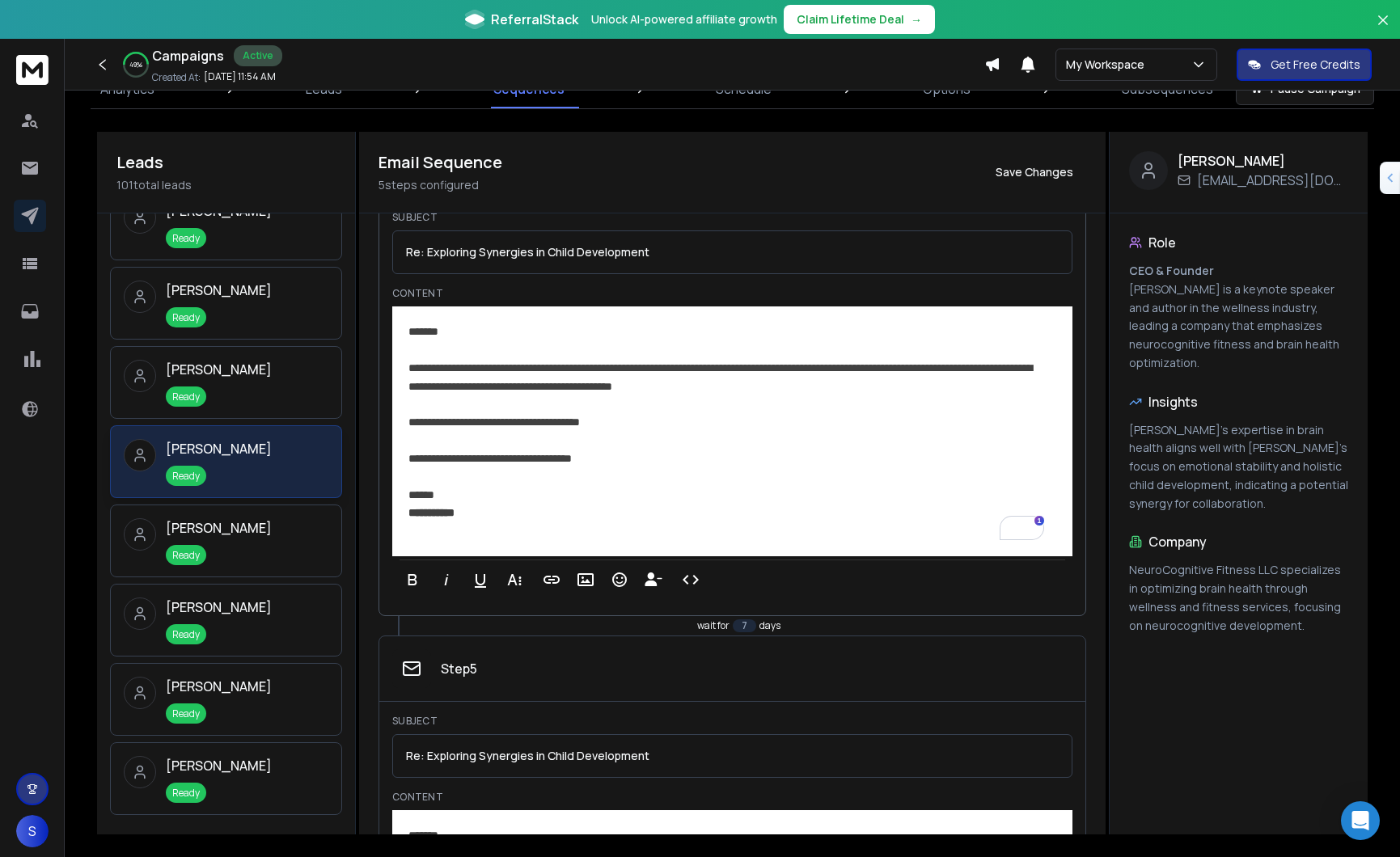
click at [460, 556] on div "**********" at bounding box center [732, 431] width 681 height 249
click at [647, 571] on button "Insert Unsubscribe Link" at bounding box center [654, 580] width 31 height 32
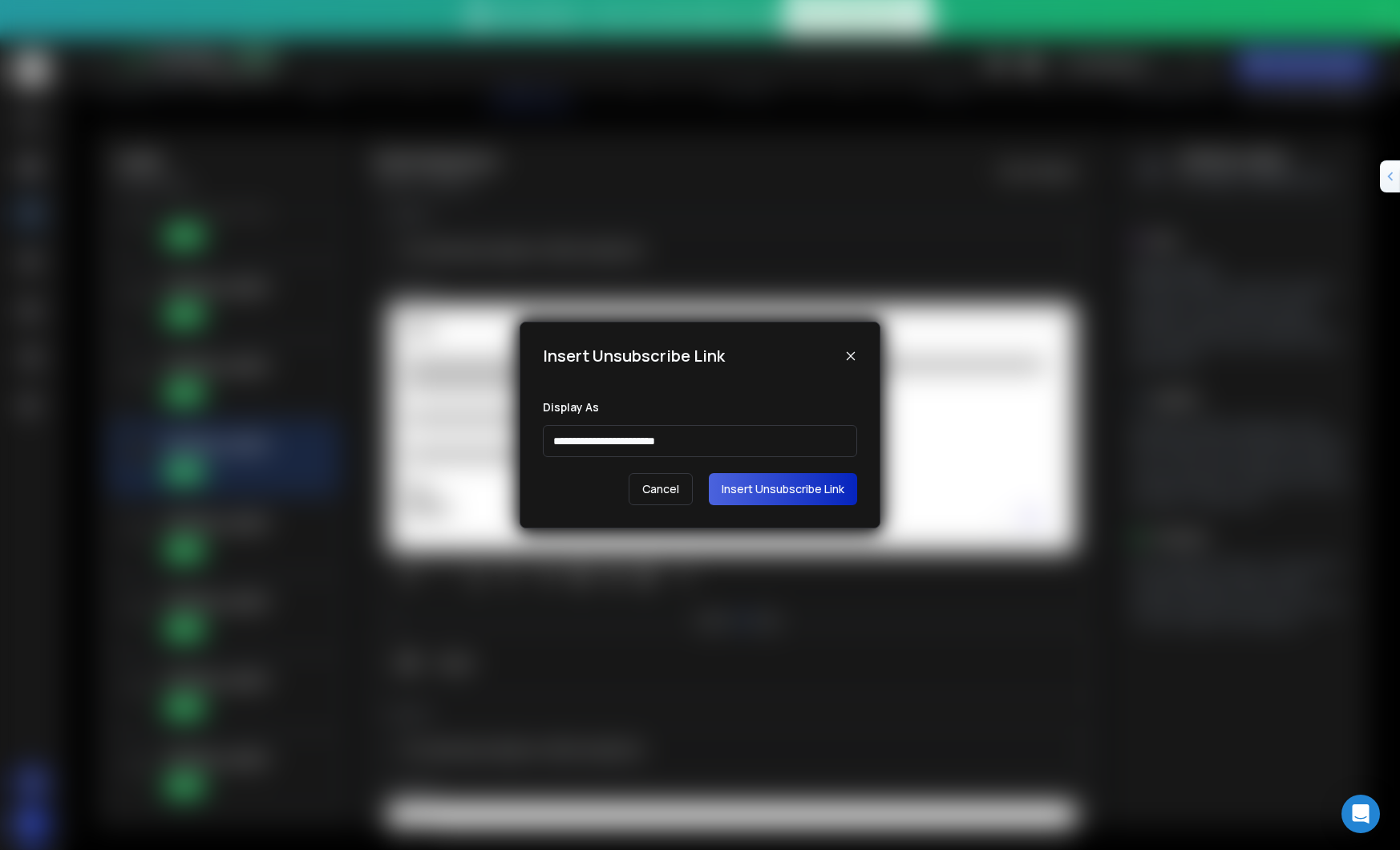
click at [741, 486] on button "Insert Unsubscribe Link" at bounding box center [783, 490] width 148 height 32
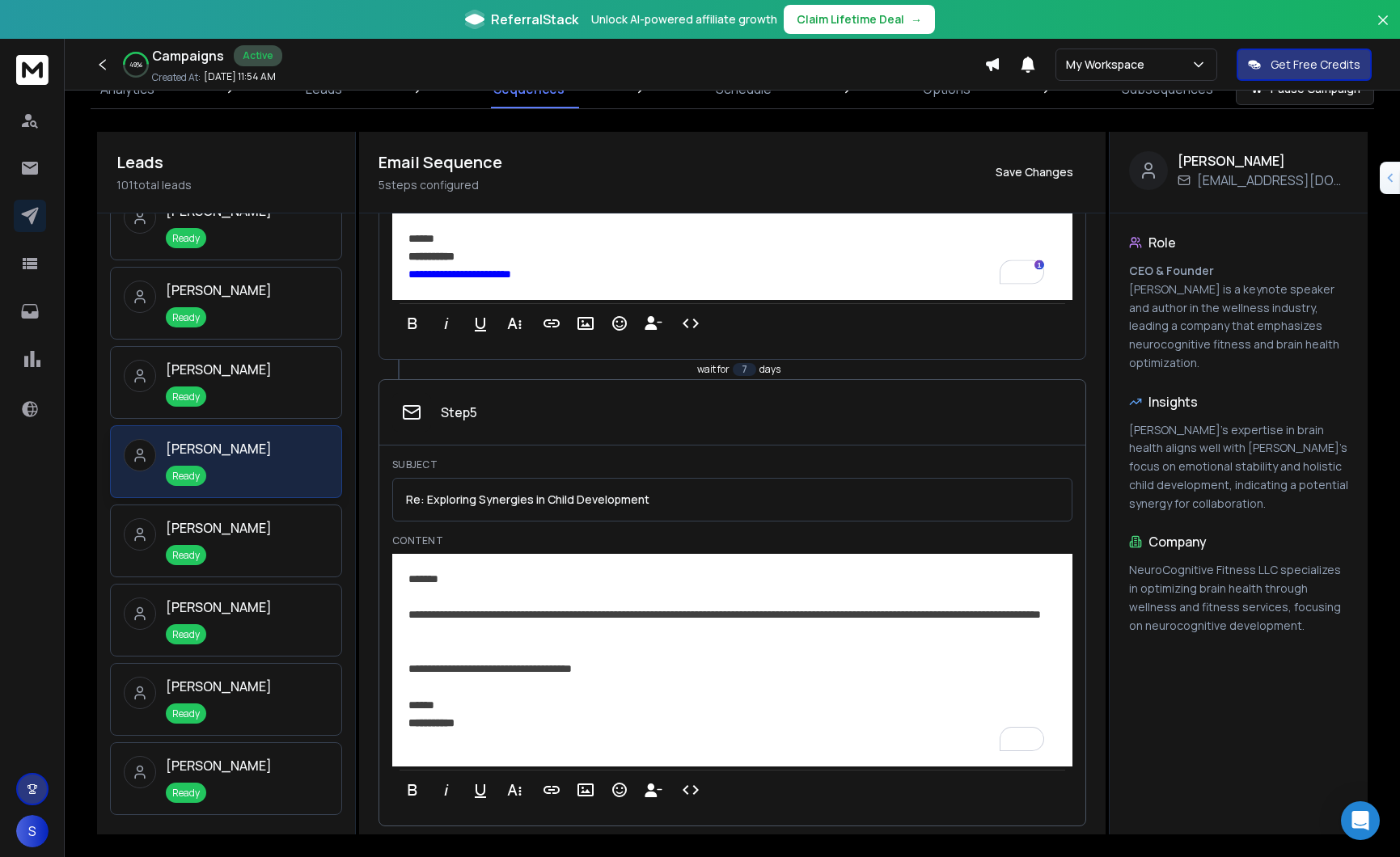
scroll to position [2062, 0]
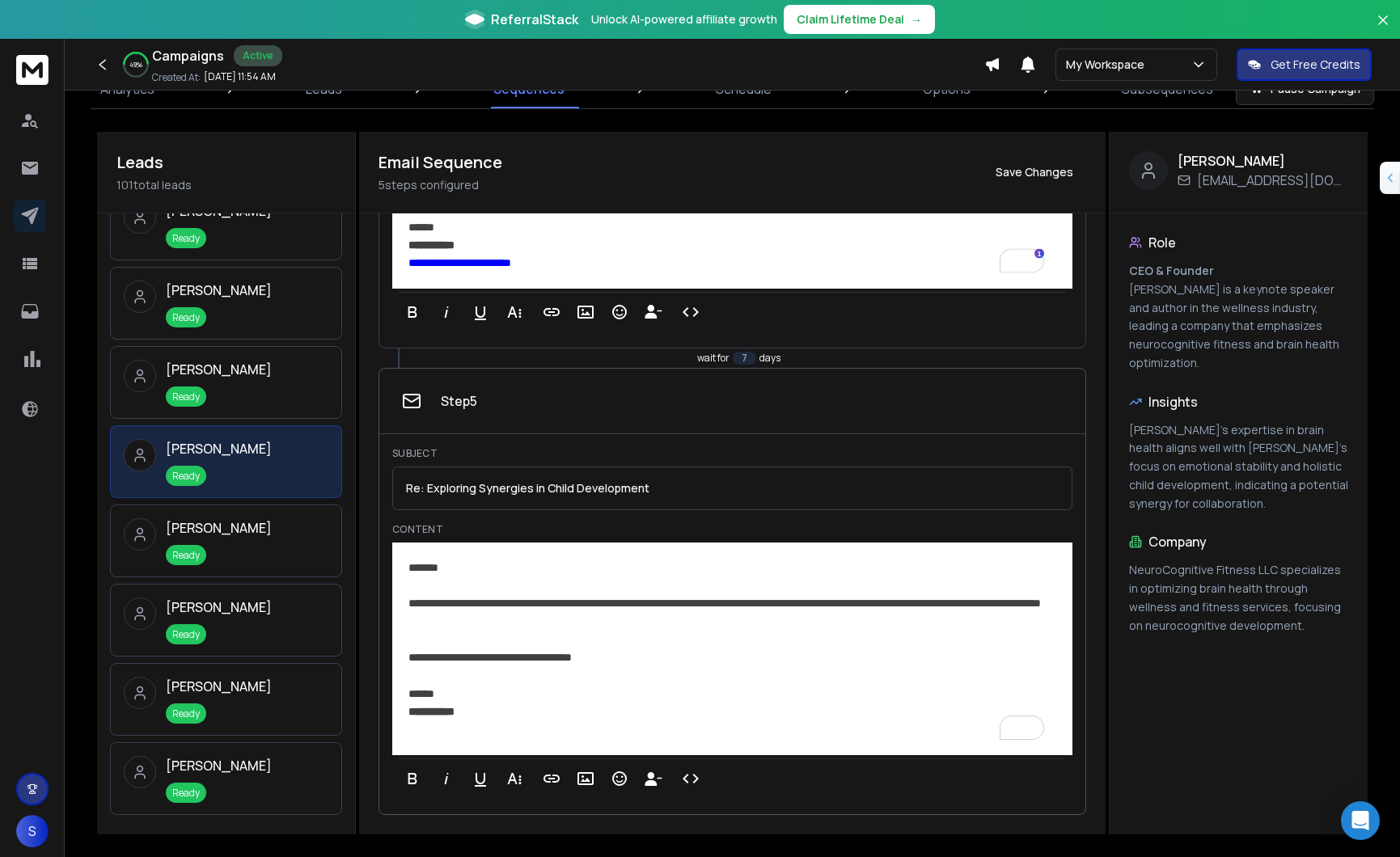
click at [463, 734] on div "To enrich screen reader interactions, please activate Accessibility in Grammarl…" at bounding box center [732, 731] width 648 height 18
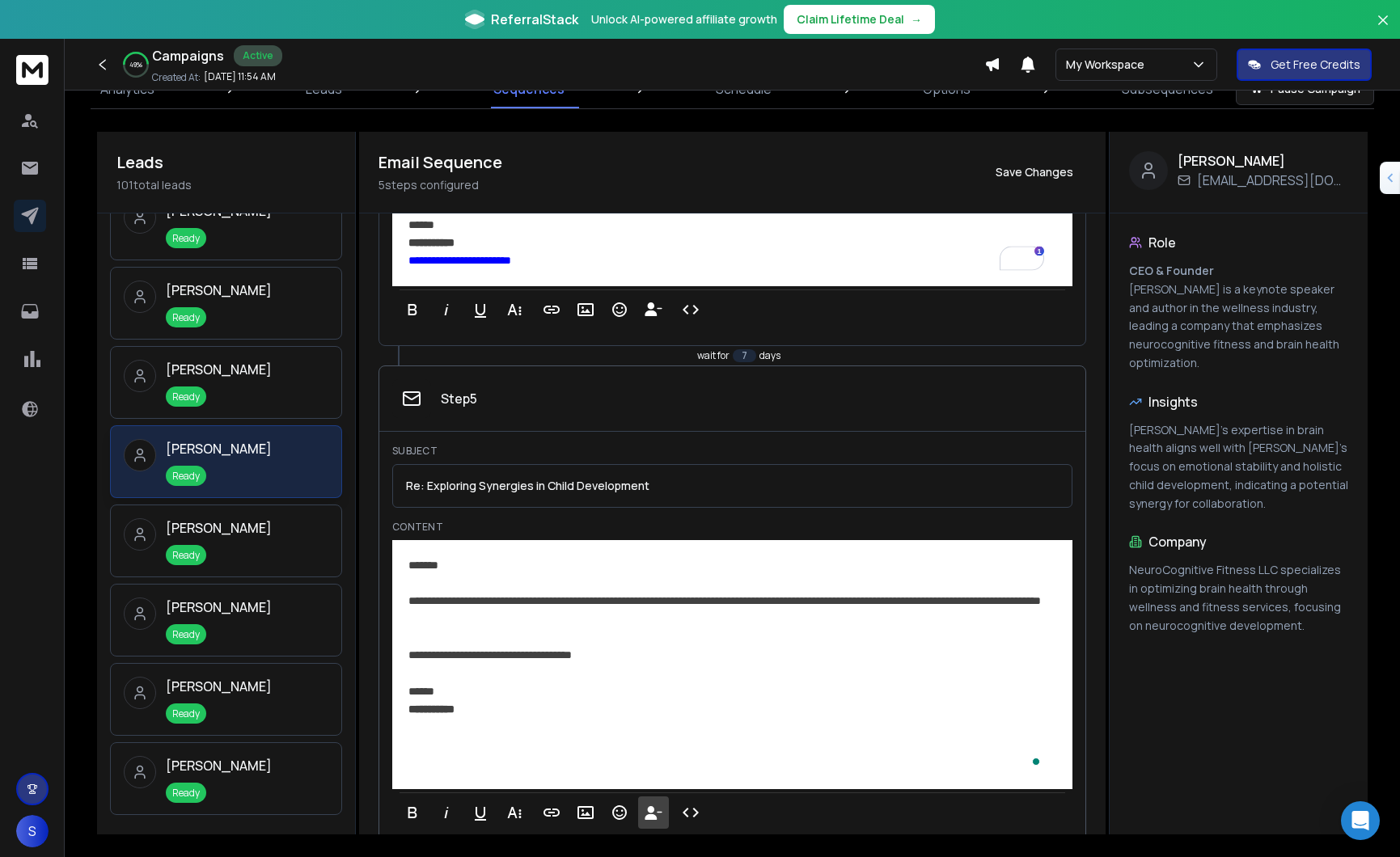
click at [660, 826] on button "Insert Unsubscribe Link" at bounding box center [654, 813] width 31 height 32
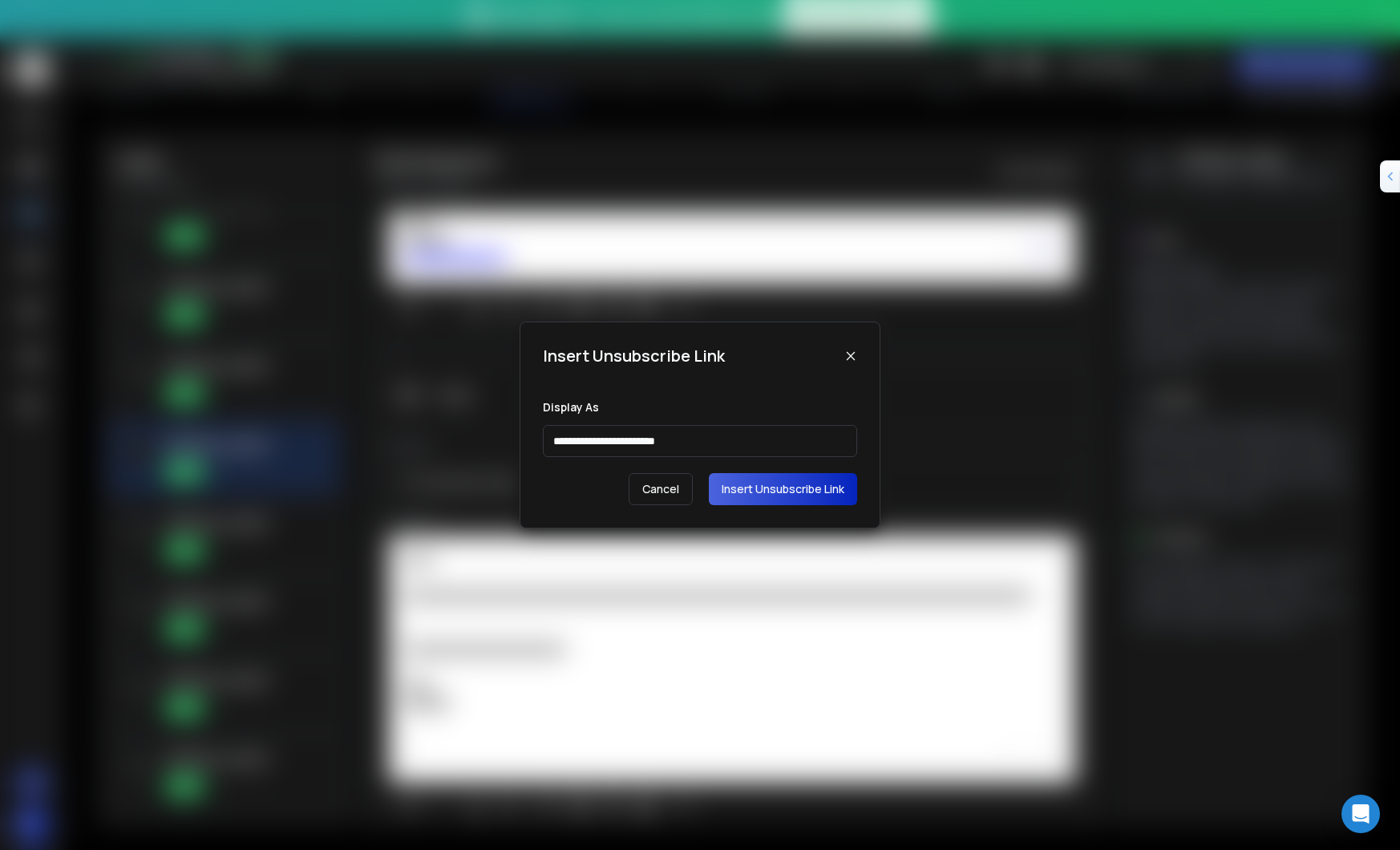
click at [754, 501] on button "Insert Unsubscribe Link" at bounding box center [783, 490] width 148 height 32
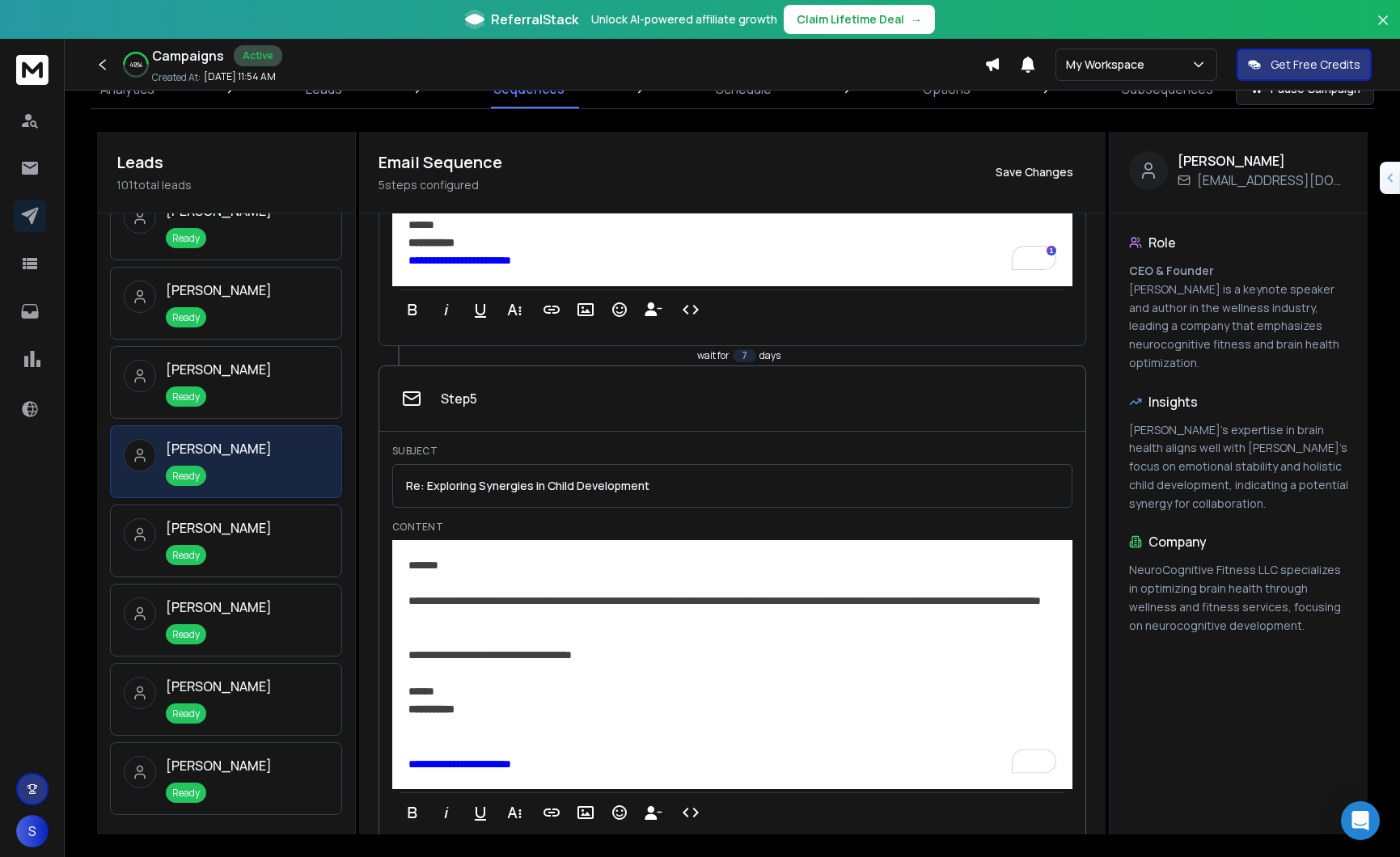
scroll to position [2098, 0]
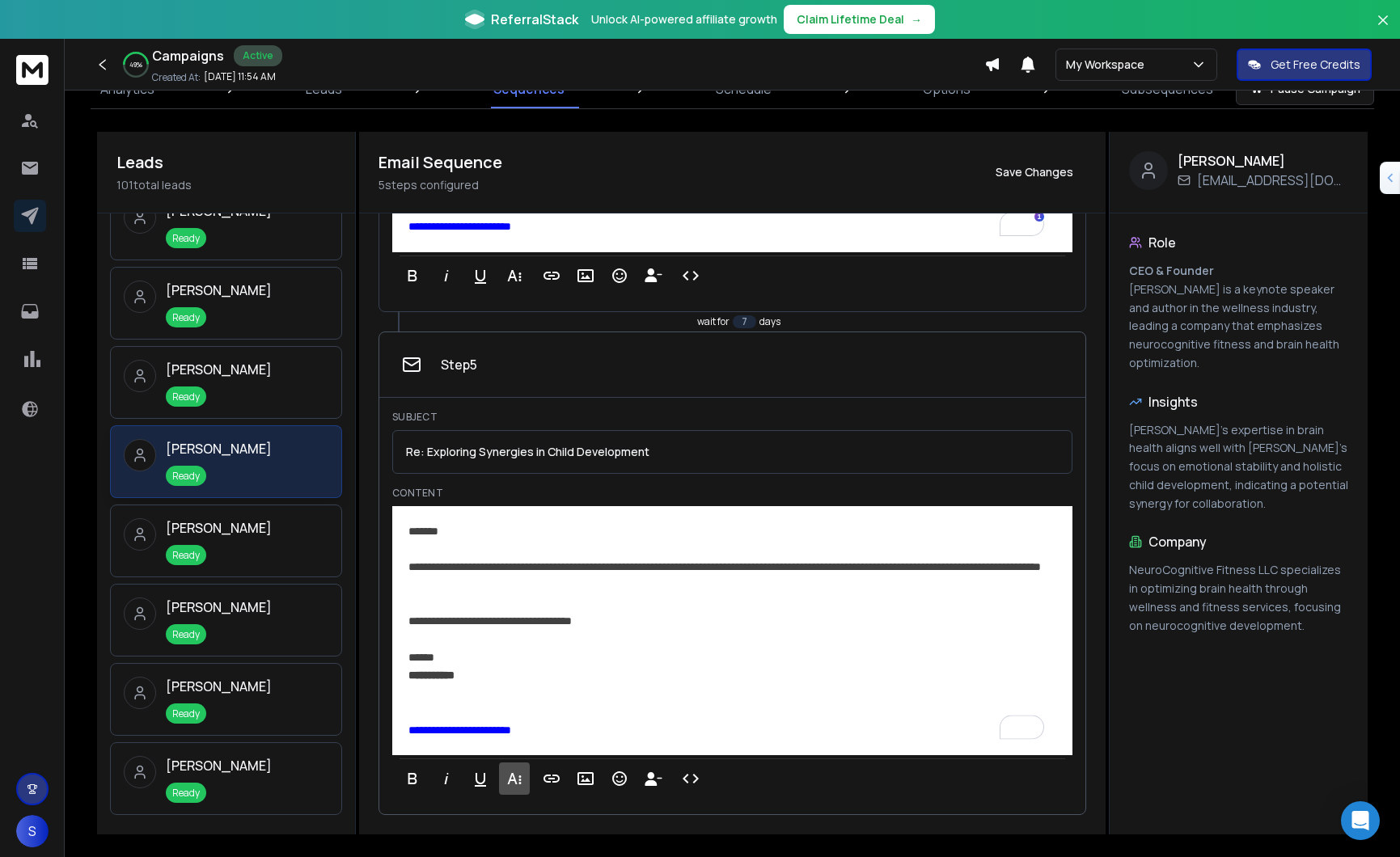
click at [511, 790] on button "More Text" at bounding box center [515, 779] width 31 height 32
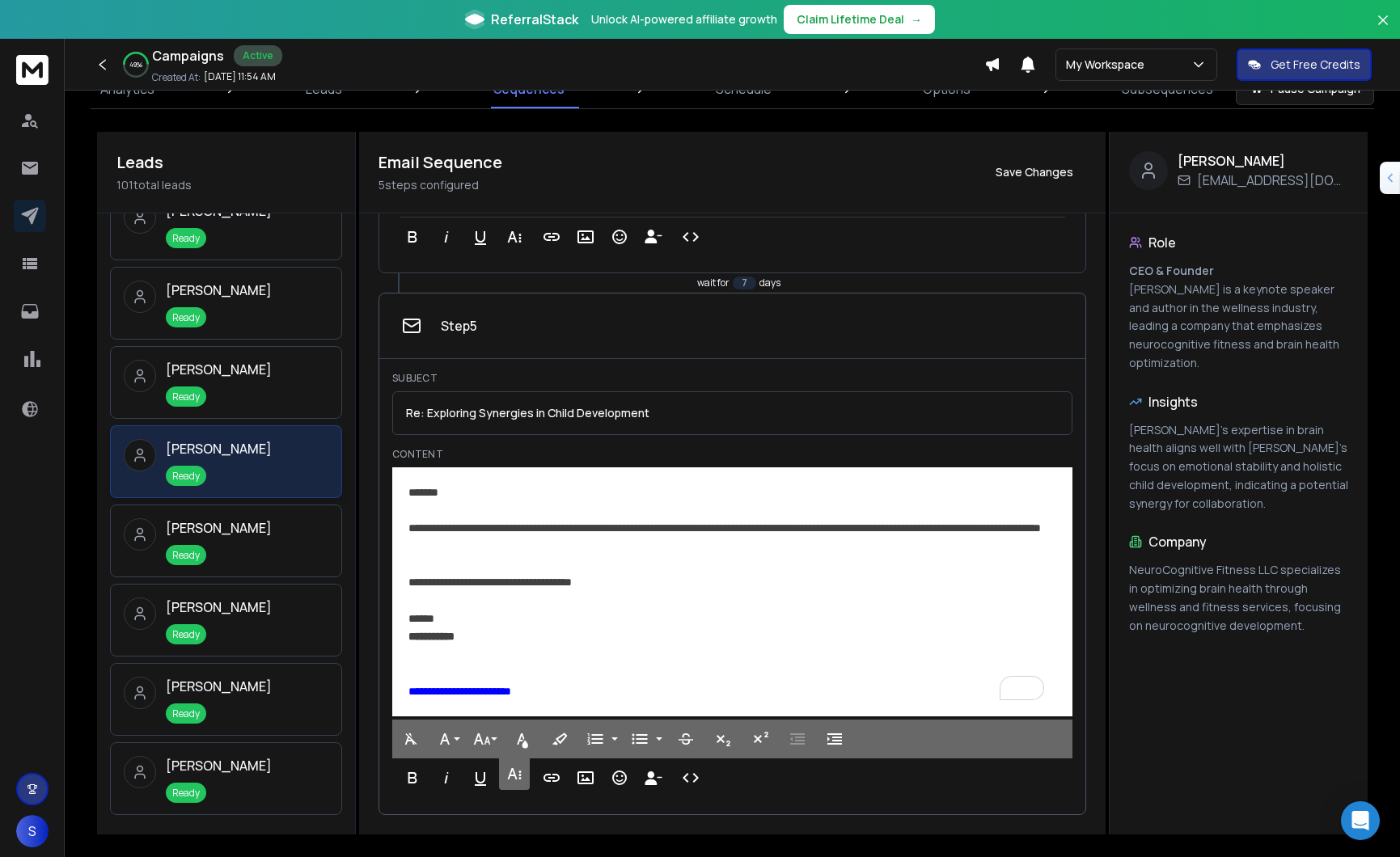
scroll to position [2127, 0]
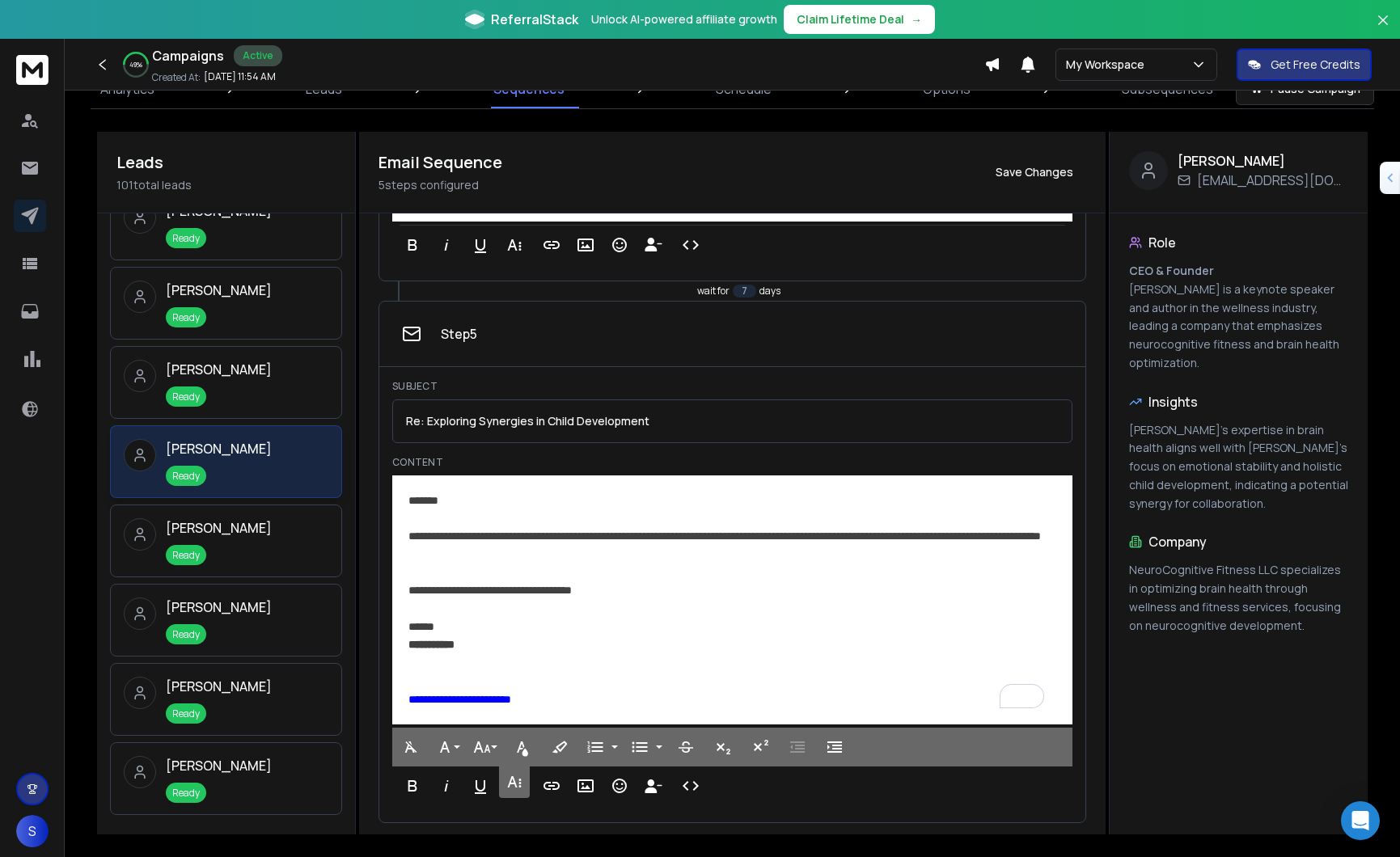
click at [1031, 170] on button "Save Changes" at bounding box center [1034, 172] width 104 height 32
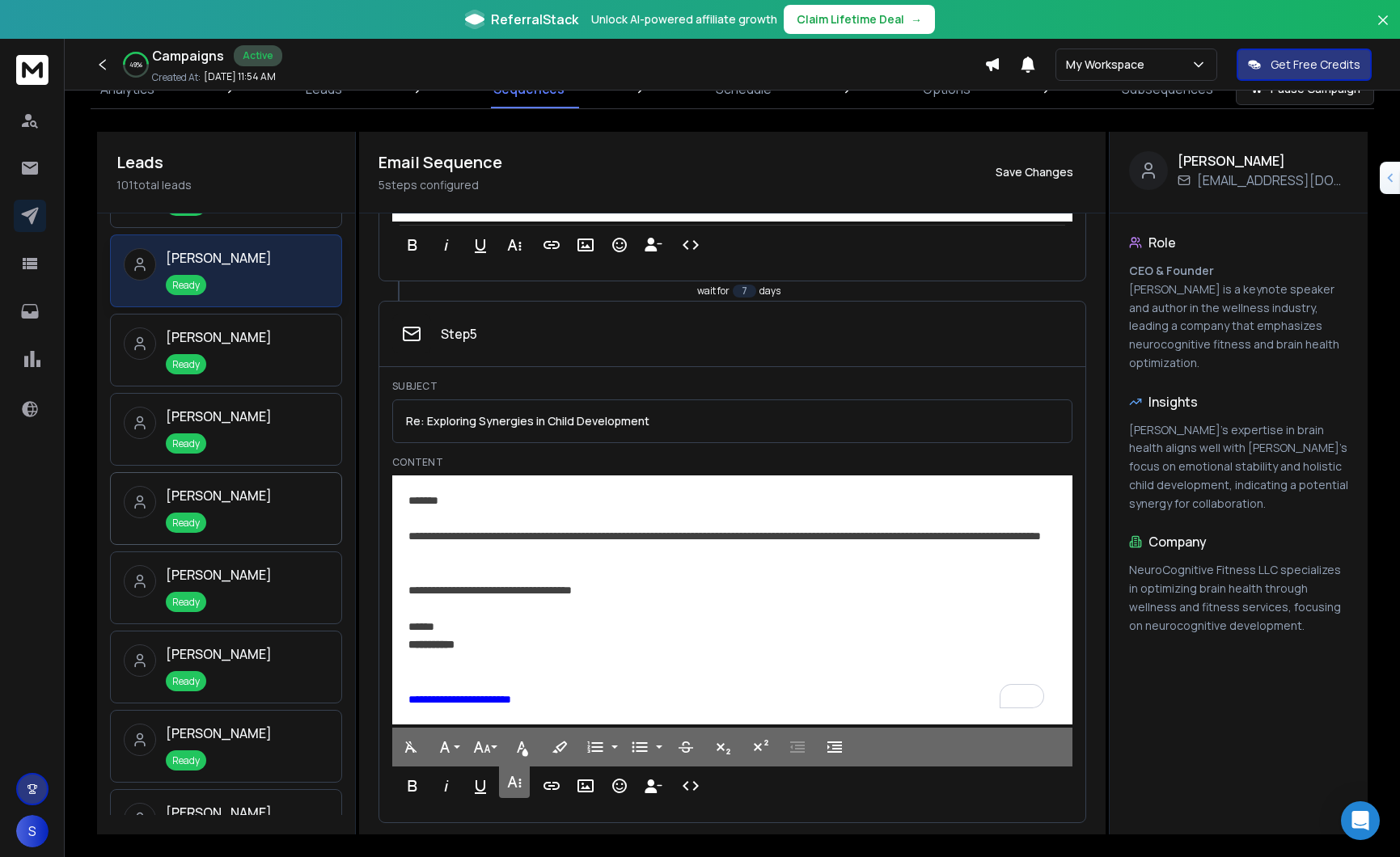
scroll to position [3855, 0]
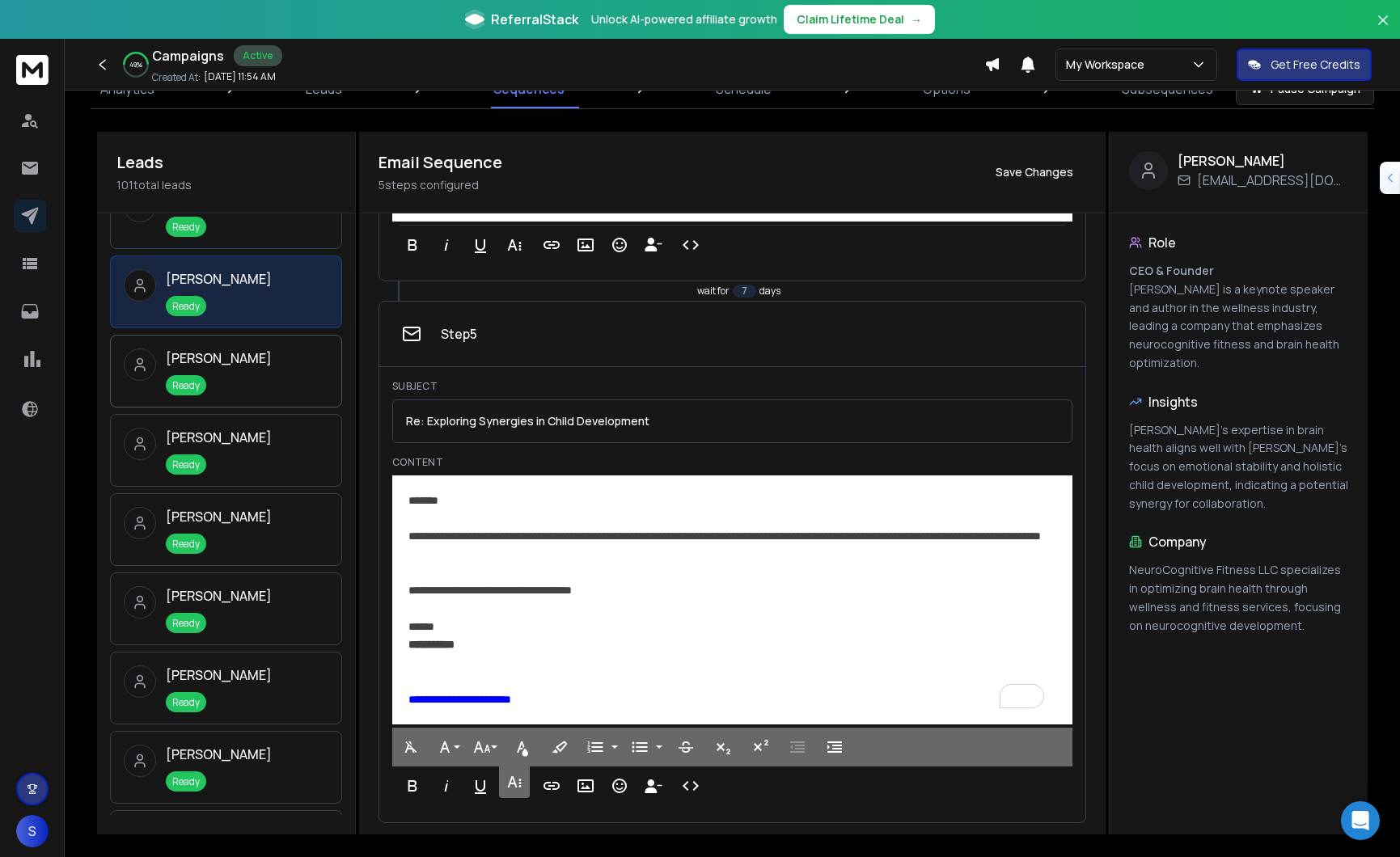
click at [238, 367] on h3 "[PERSON_NAME]" at bounding box center [218, 358] width 106 height 19
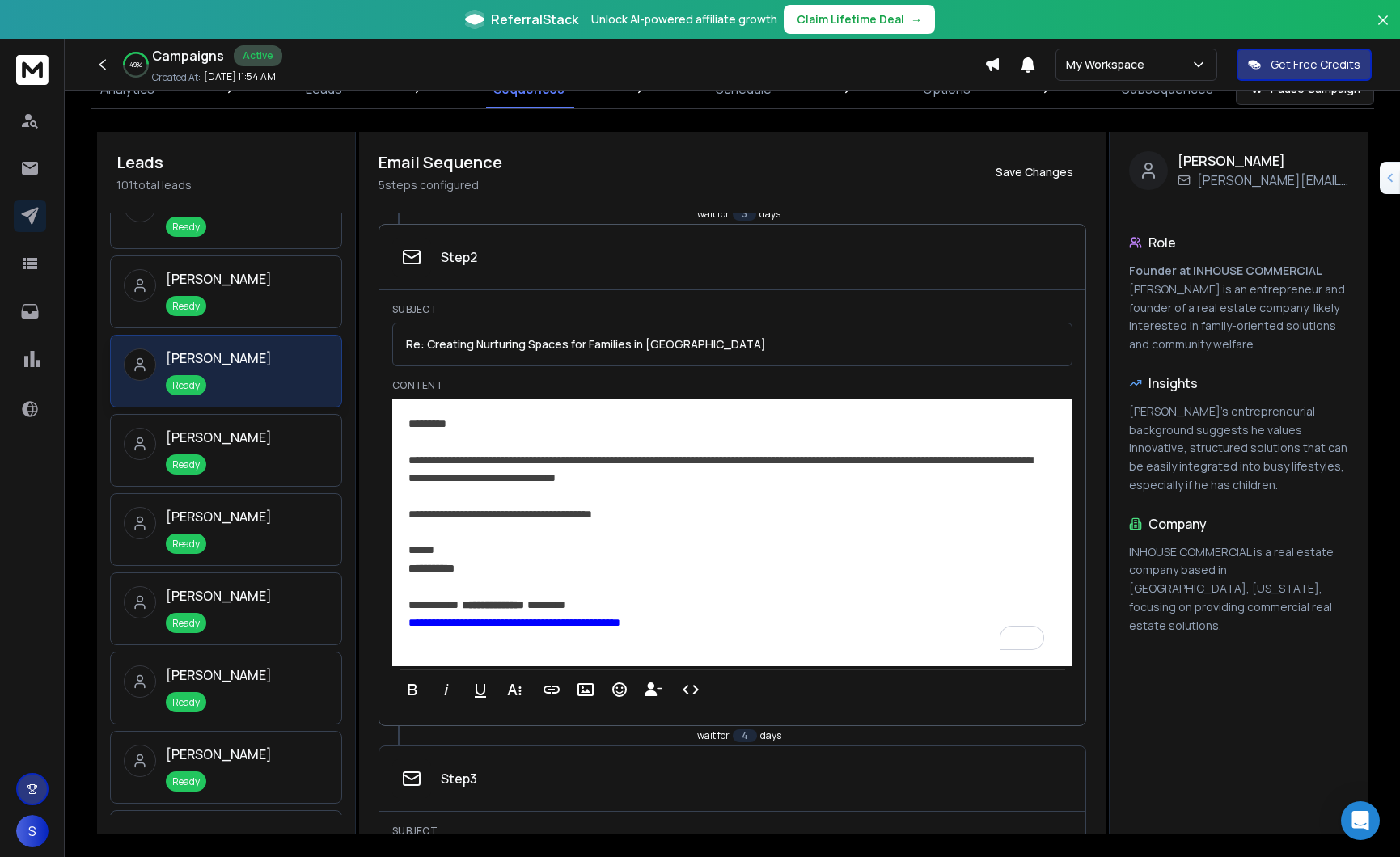
scroll to position [737, 0]
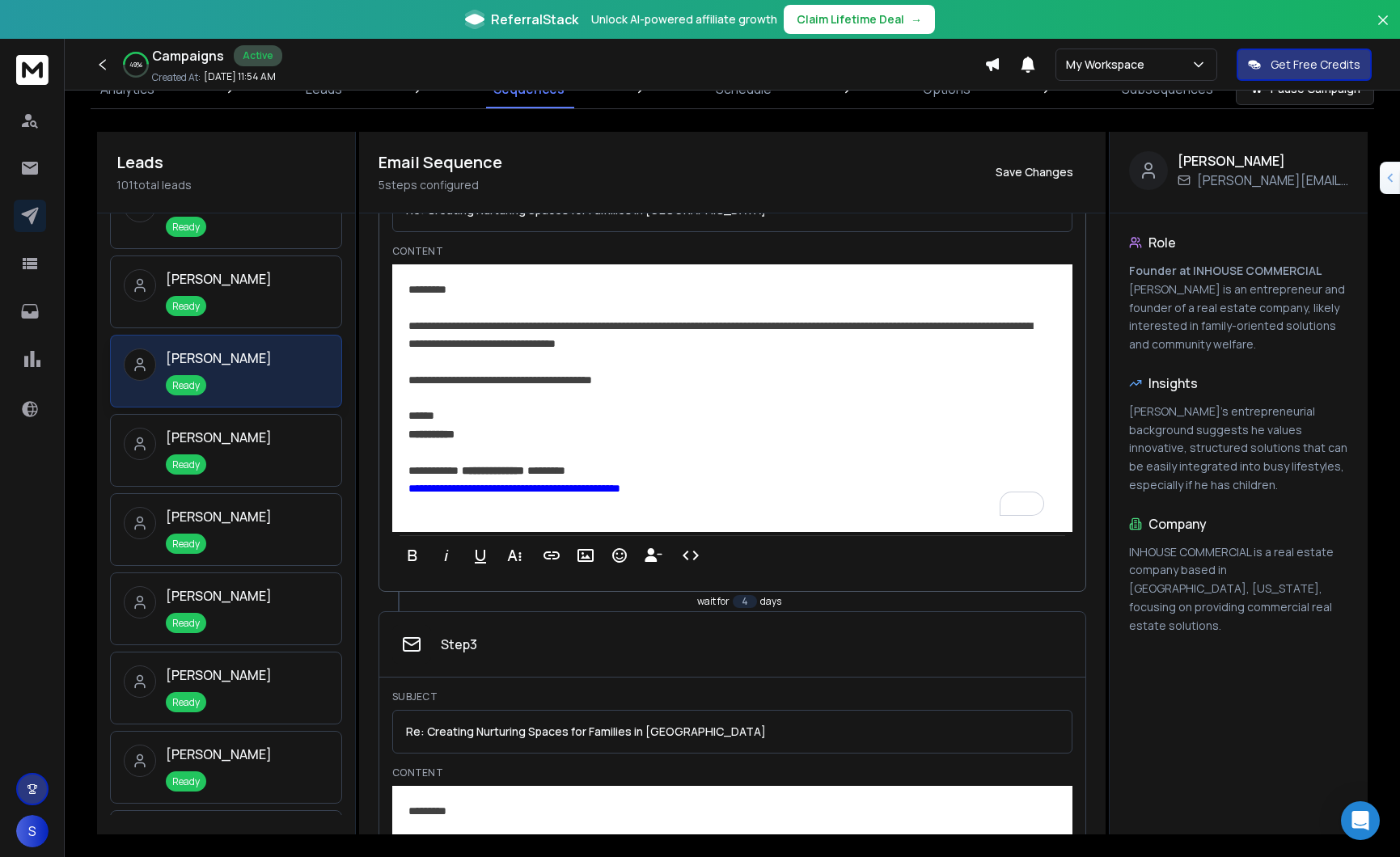
click at [481, 517] on div "**********" at bounding box center [732, 398] width 681 height 268
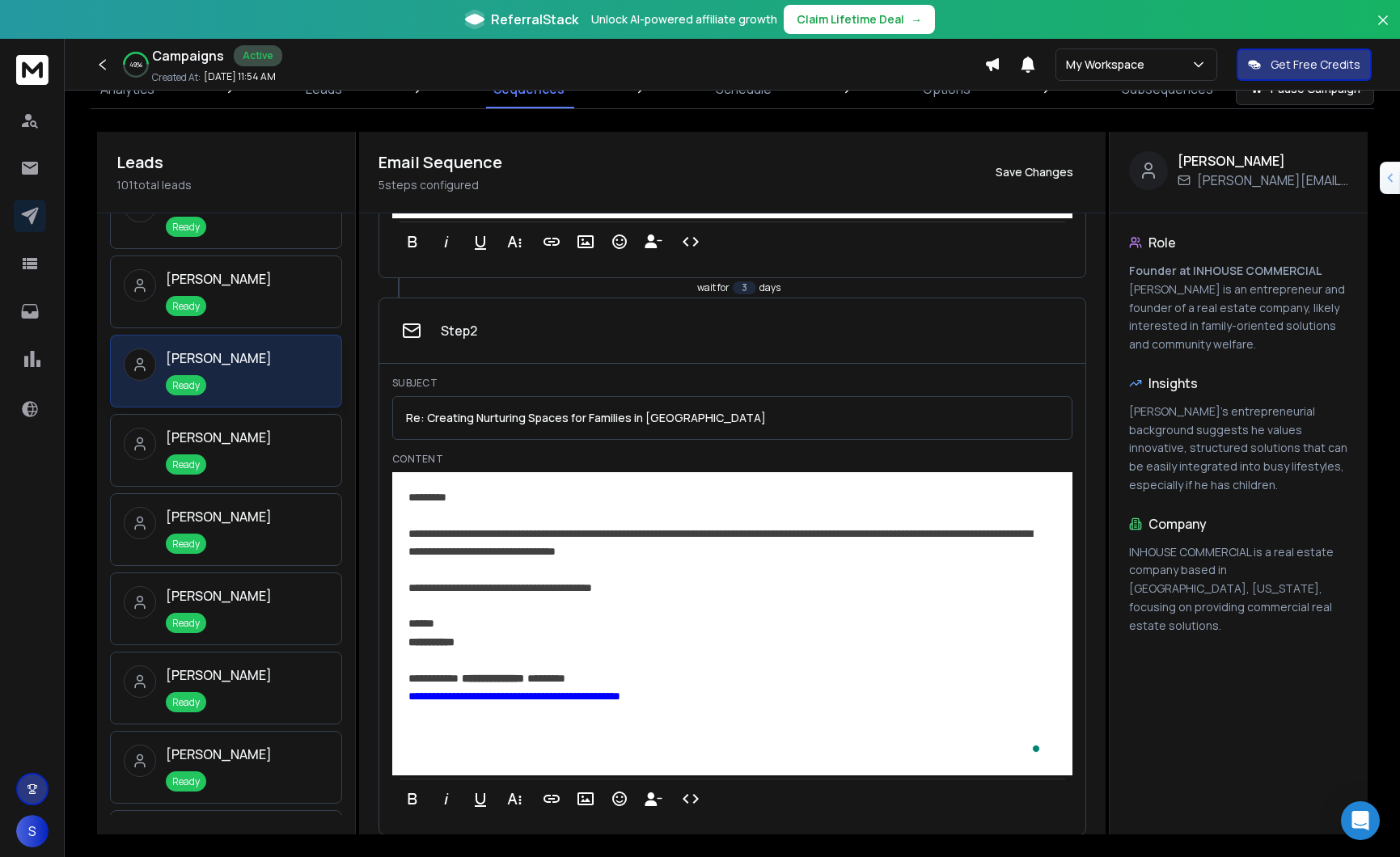
scroll to position [800, 0]
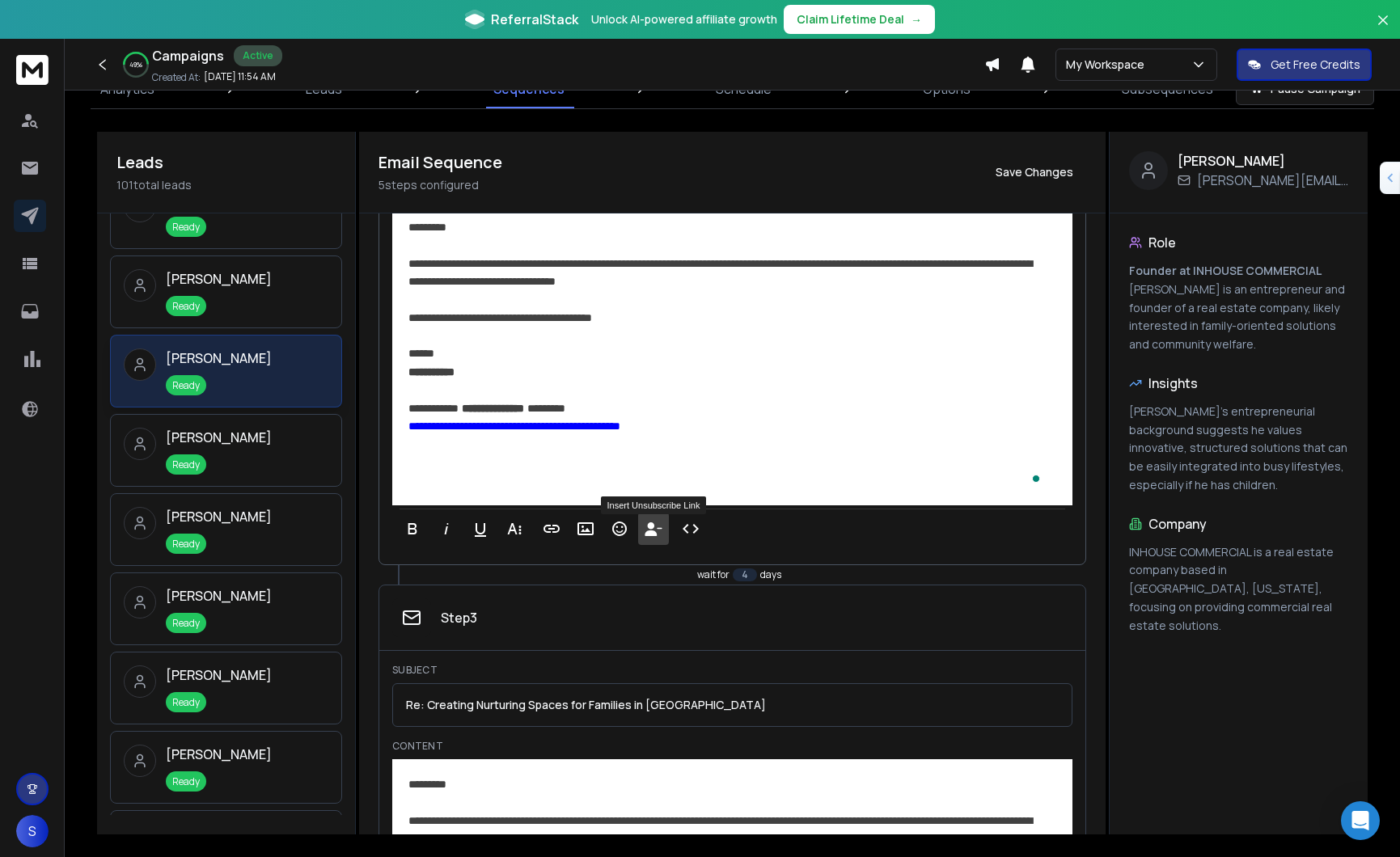
click at [655, 525] on icon "button" at bounding box center [654, 529] width 19 height 14
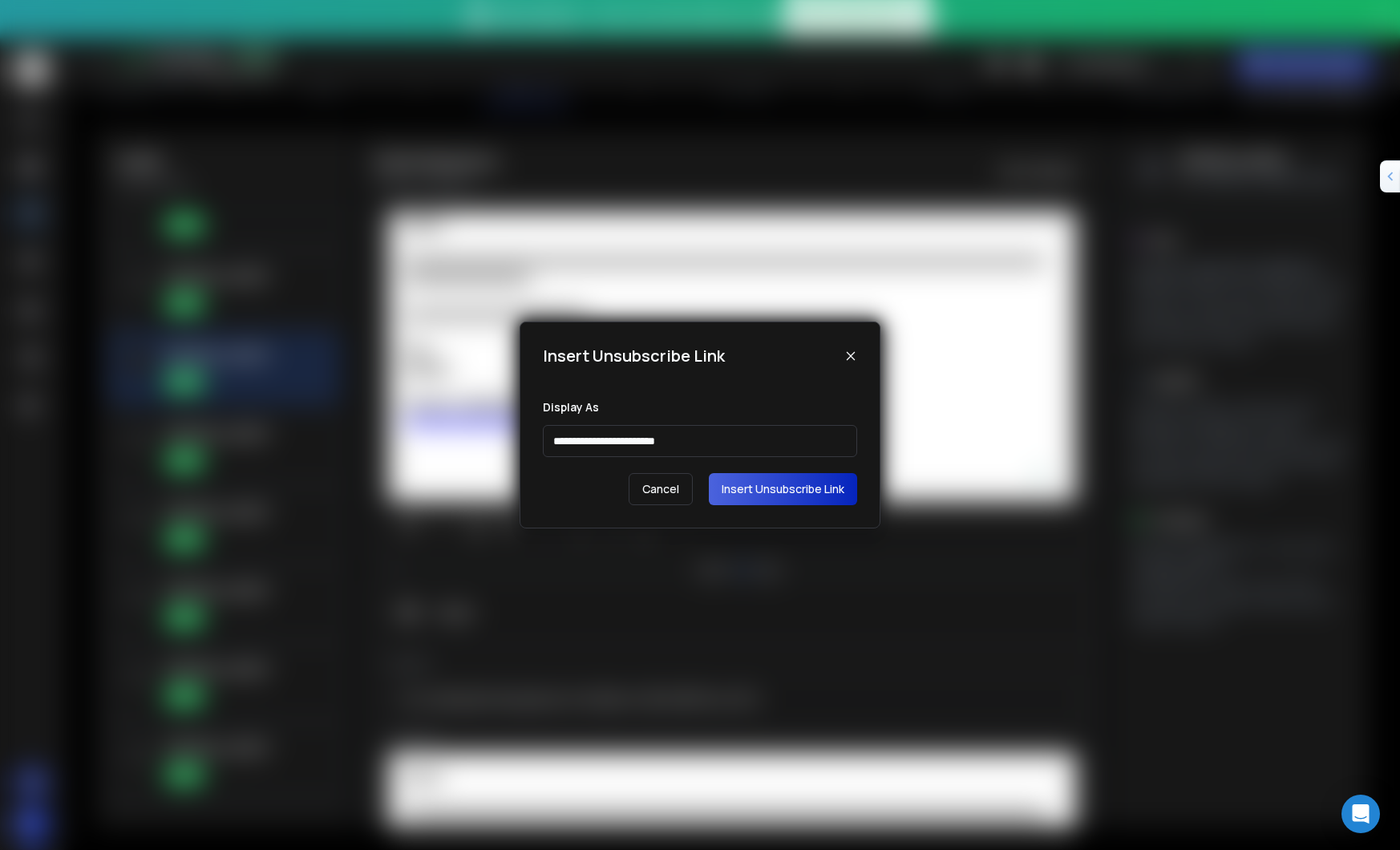
click at [776, 492] on button "Insert Unsubscribe Link" at bounding box center [783, 490] width 148 height 32
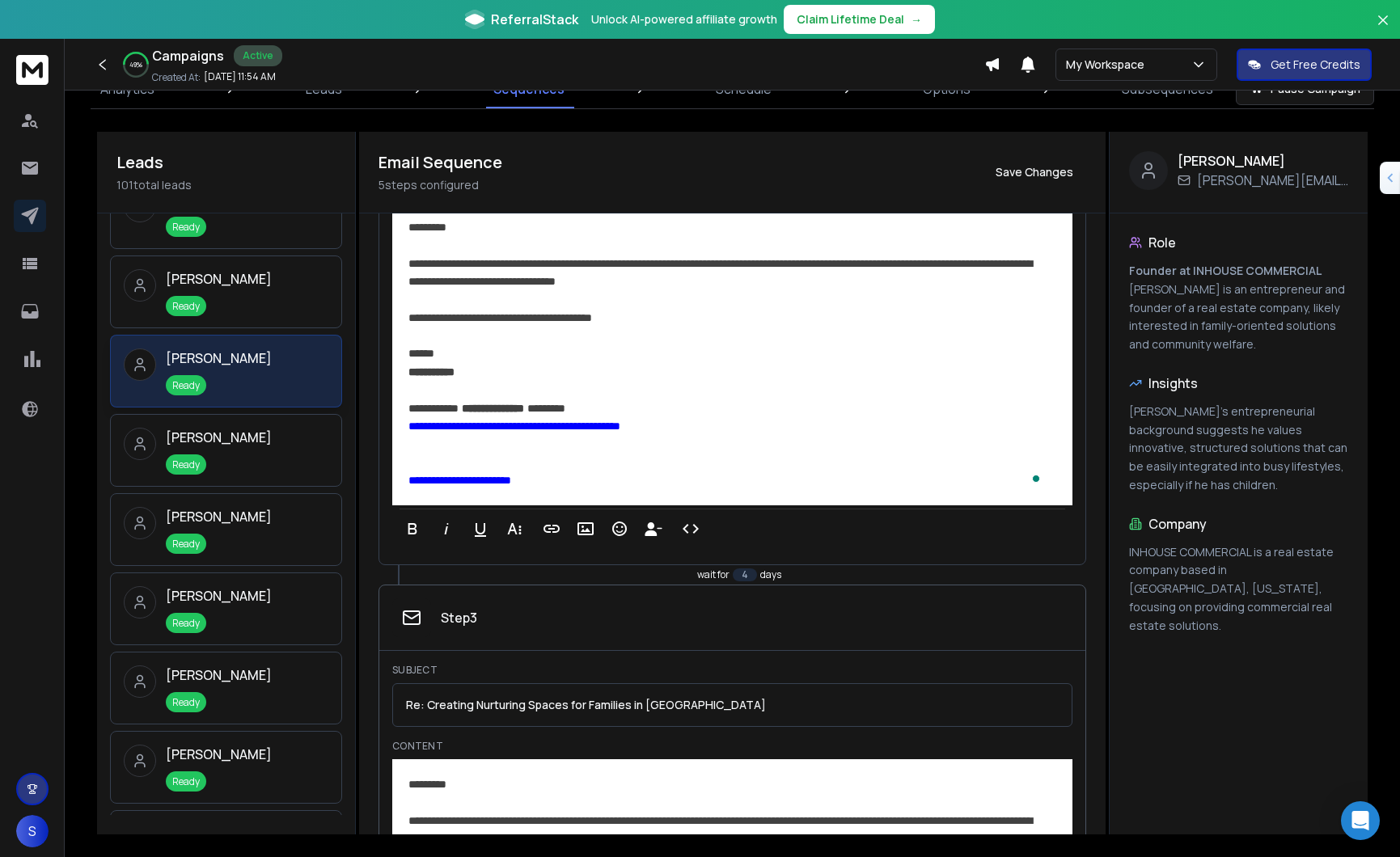
scroll to position [847, 0]
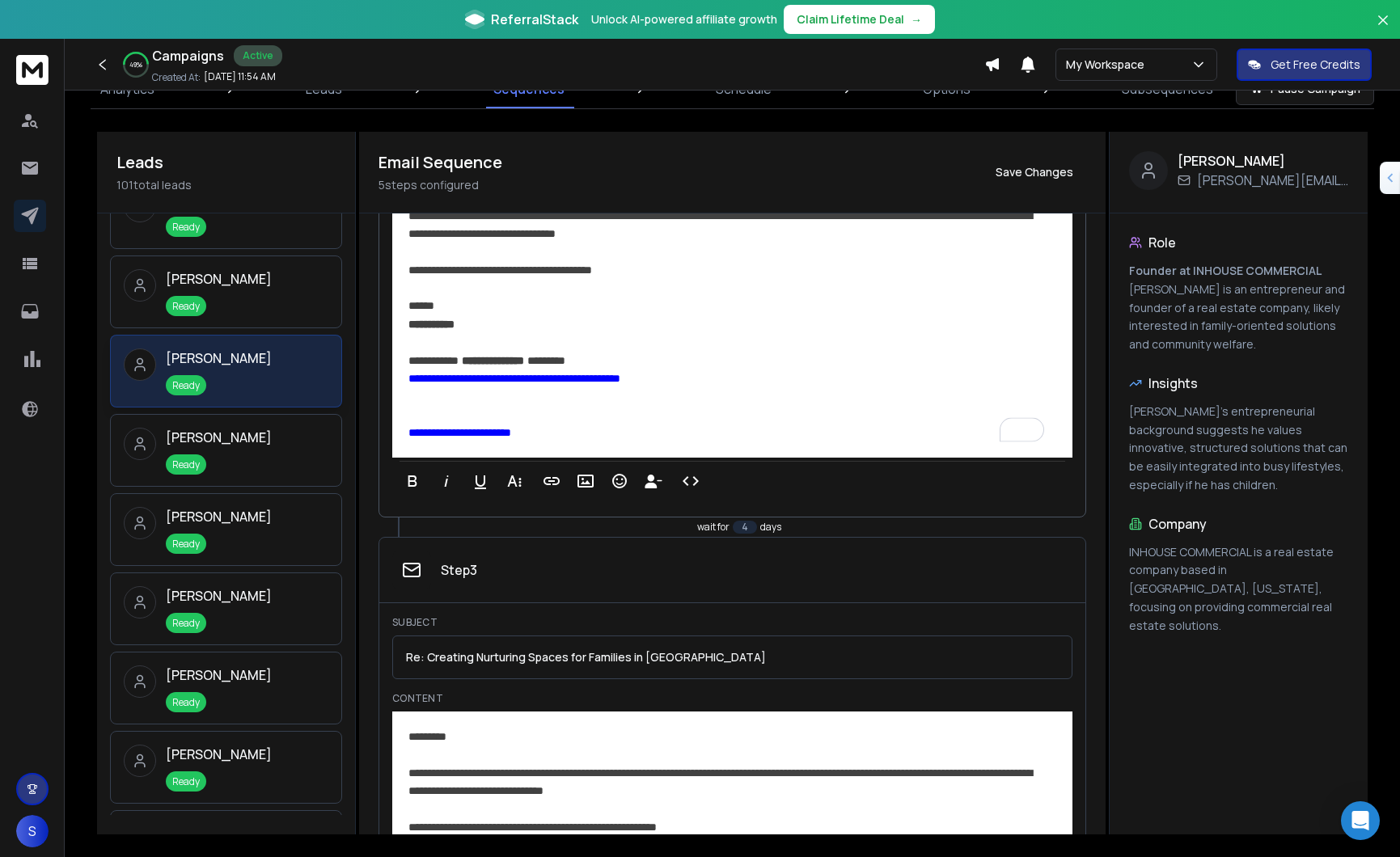
click at [490, 404] on div "To enrich screen reader interactions, please activate Accessibility in Grammarl…" at bounding box center [732, 397] width 648 height 18
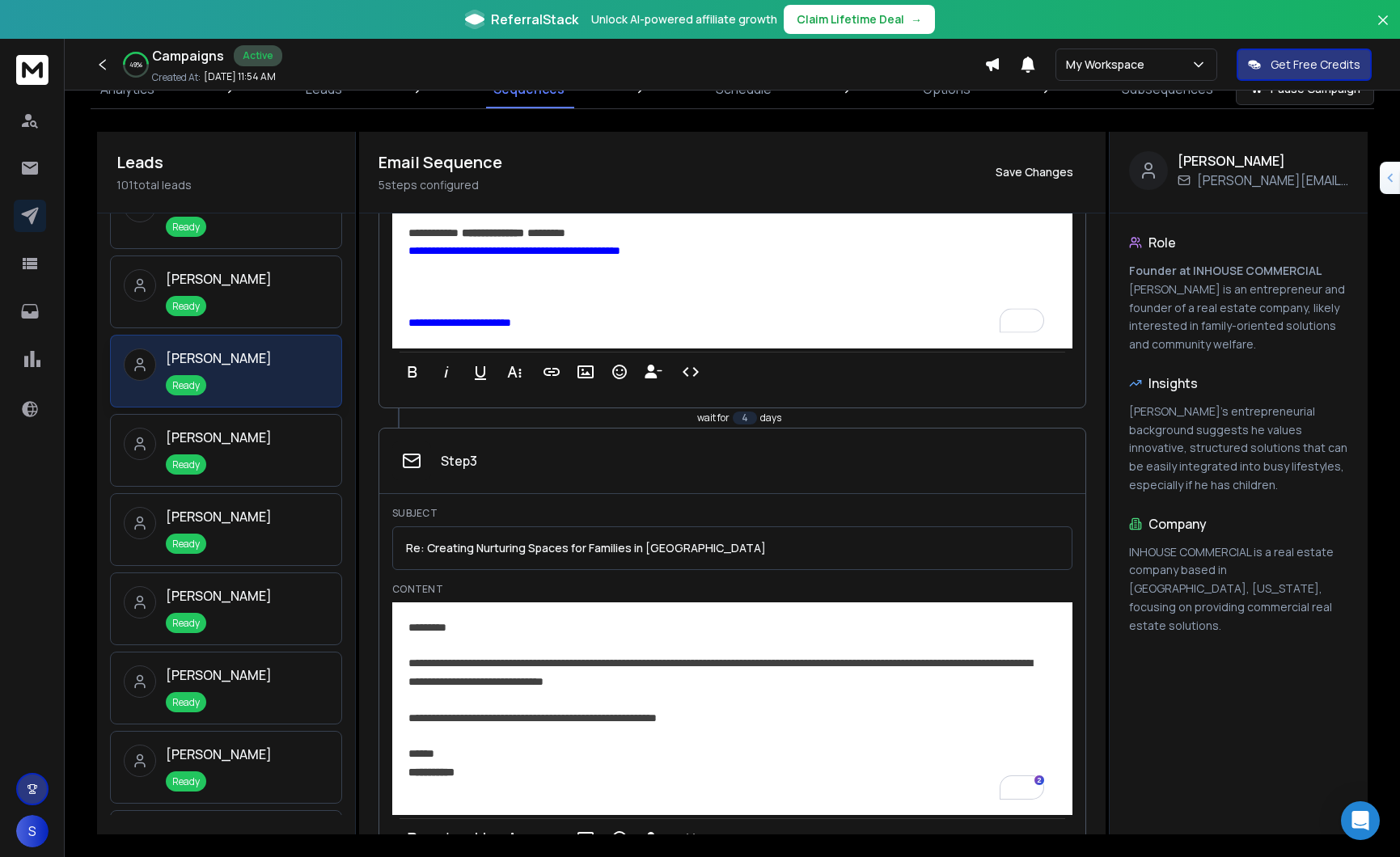
scroll to position [964, 0]
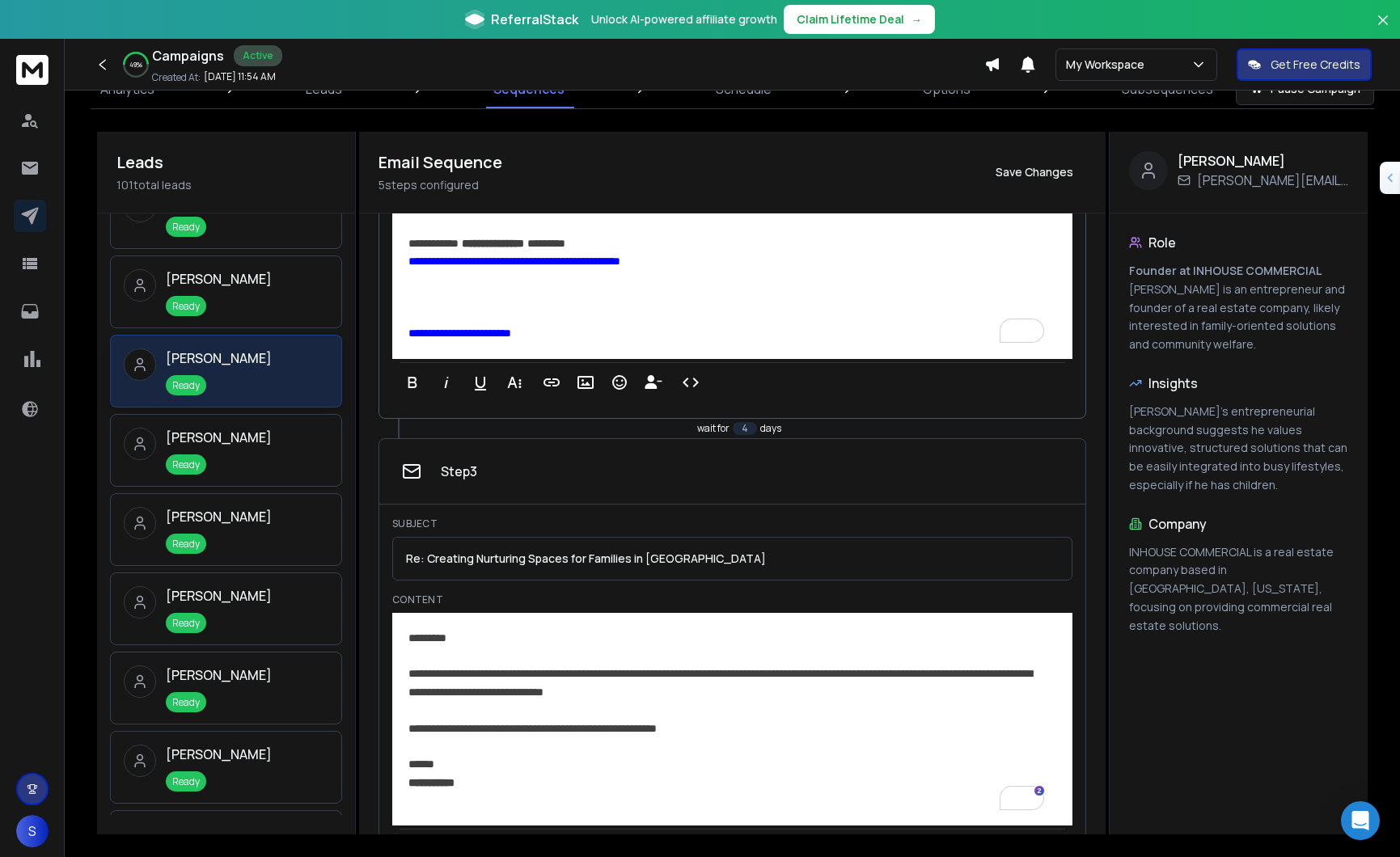
click at [438, 348] on div "**********" at bounding box center [732, 198] width 681 height 322
click at [488, 312] on div "To enrich screen reader interactions, please activate Accessibility in Grammarl…" at bounding box center [732, 316] width 648 height 18
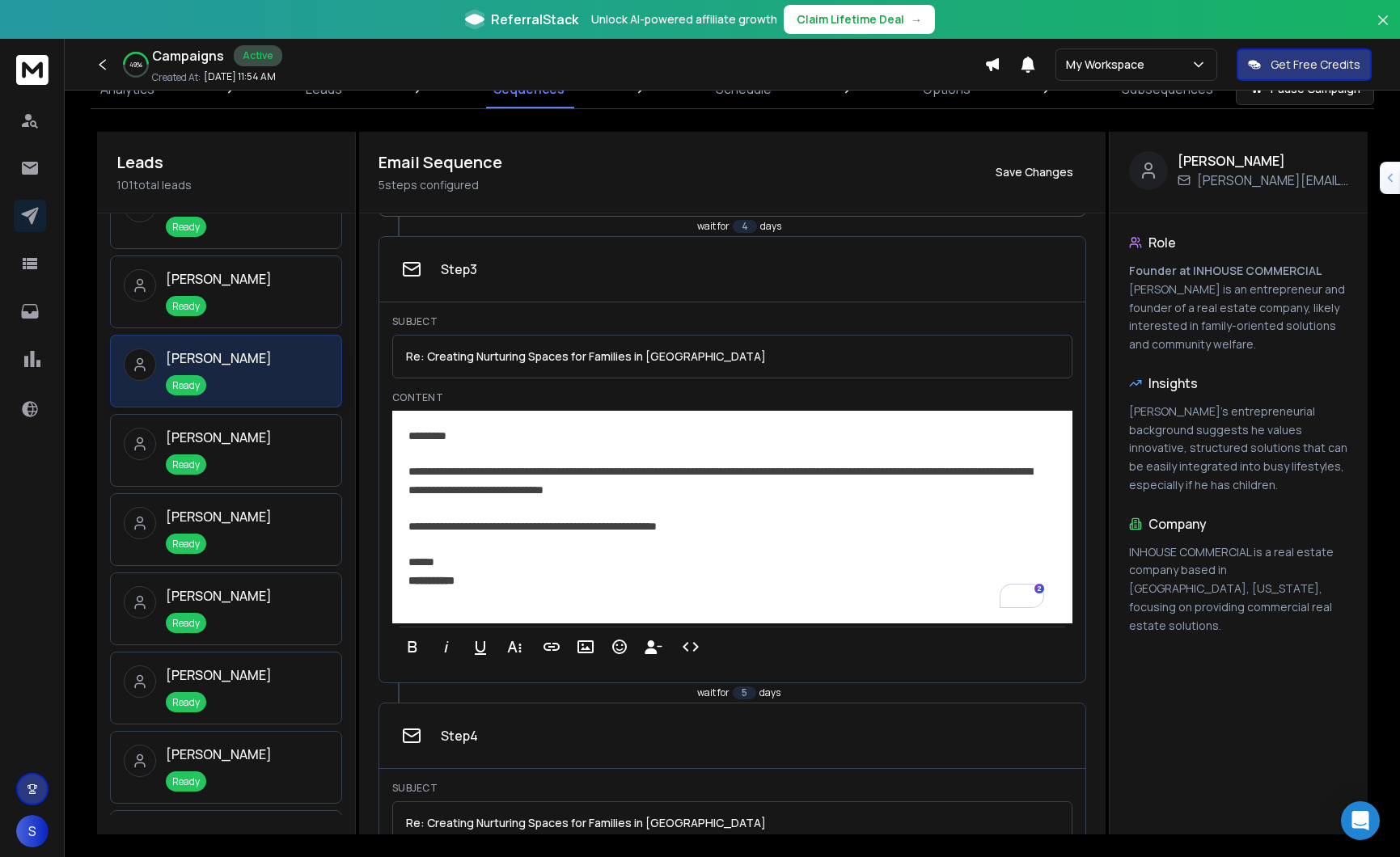
scroll to position [1250, 0]
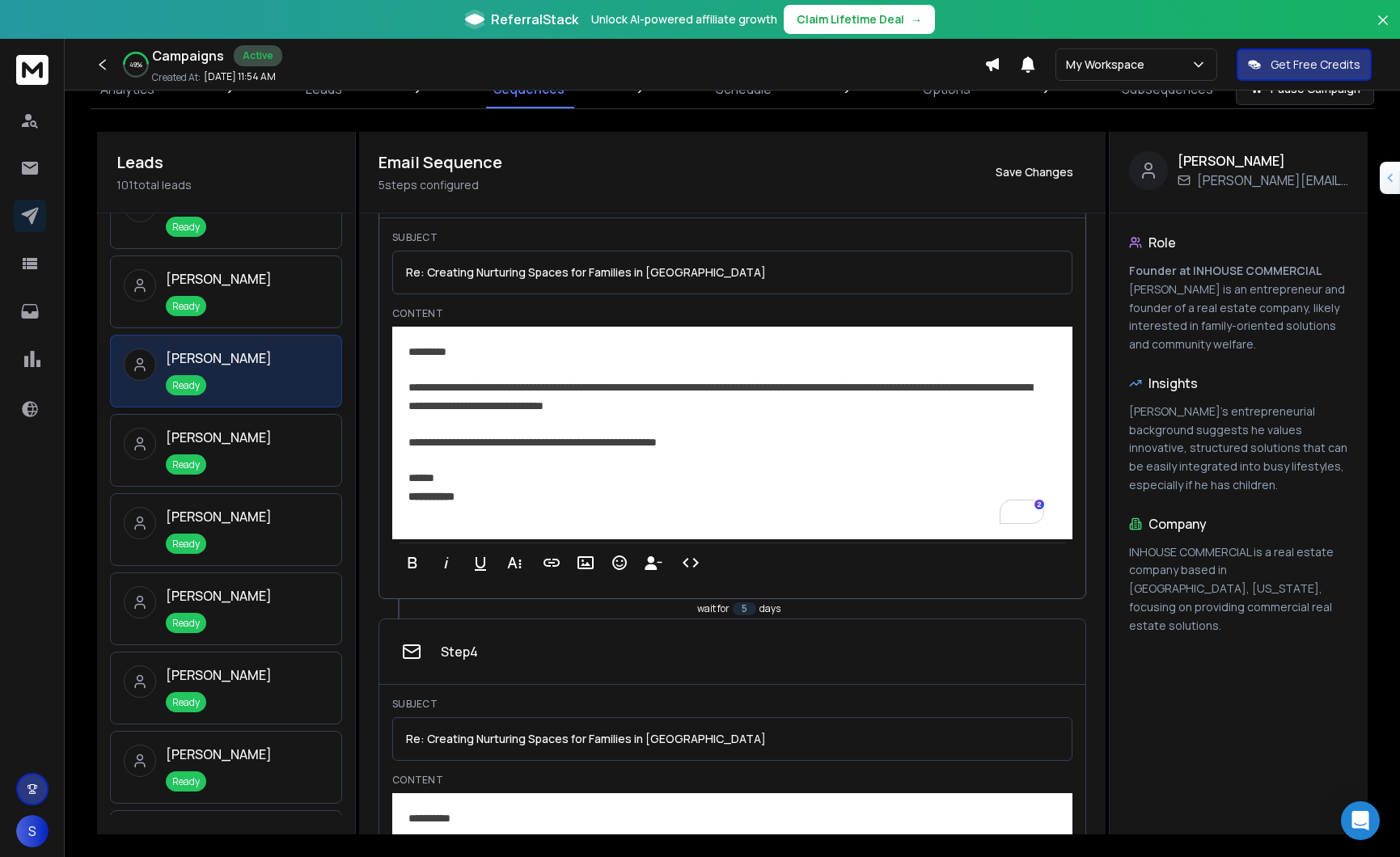
click at [462, 515] on div "To enrich screen reader interactions, please activate Accessibility in Grammarl…" at bounding box center [732, 515] width 648 height 18
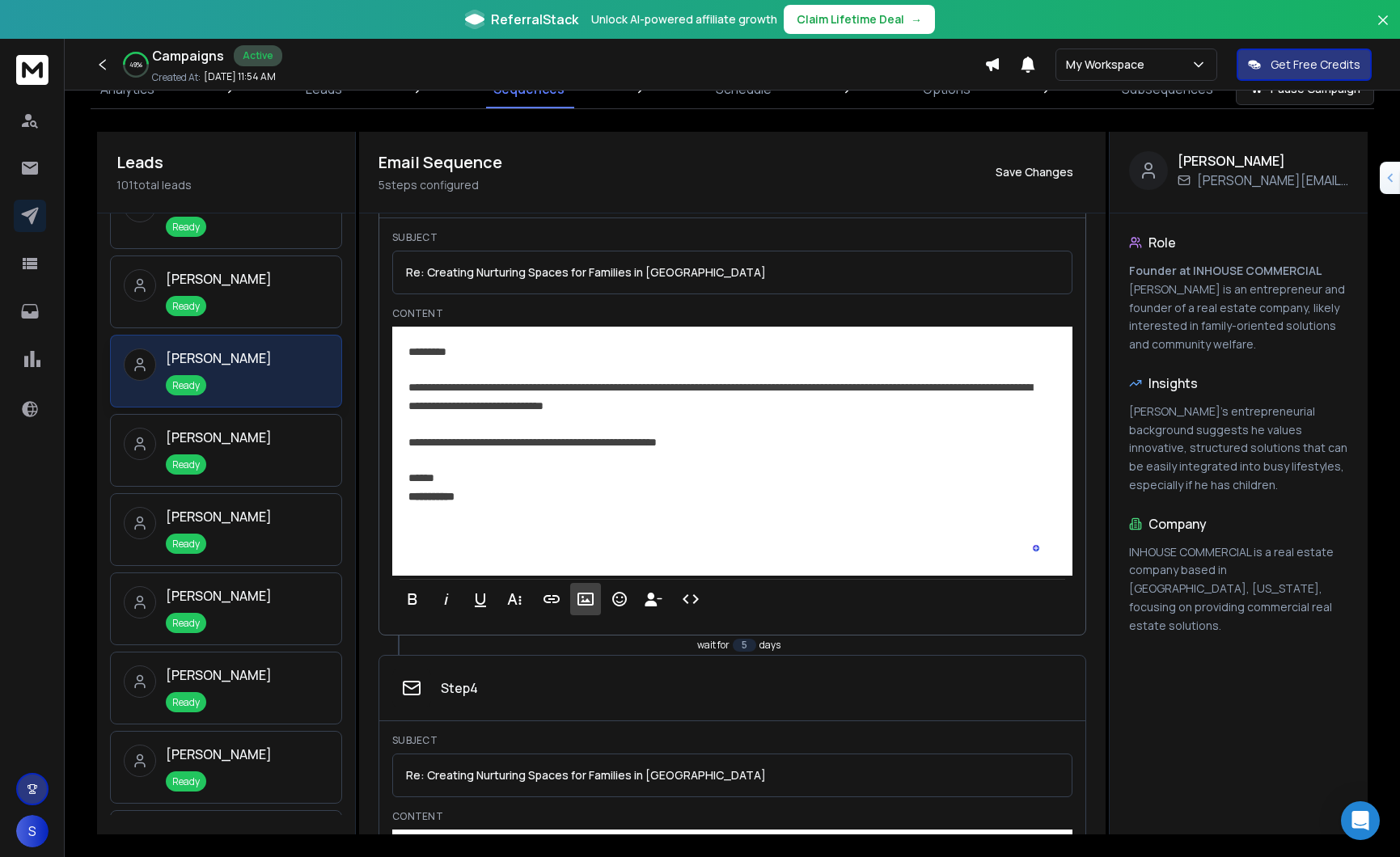
scroll to position [1241, 0]
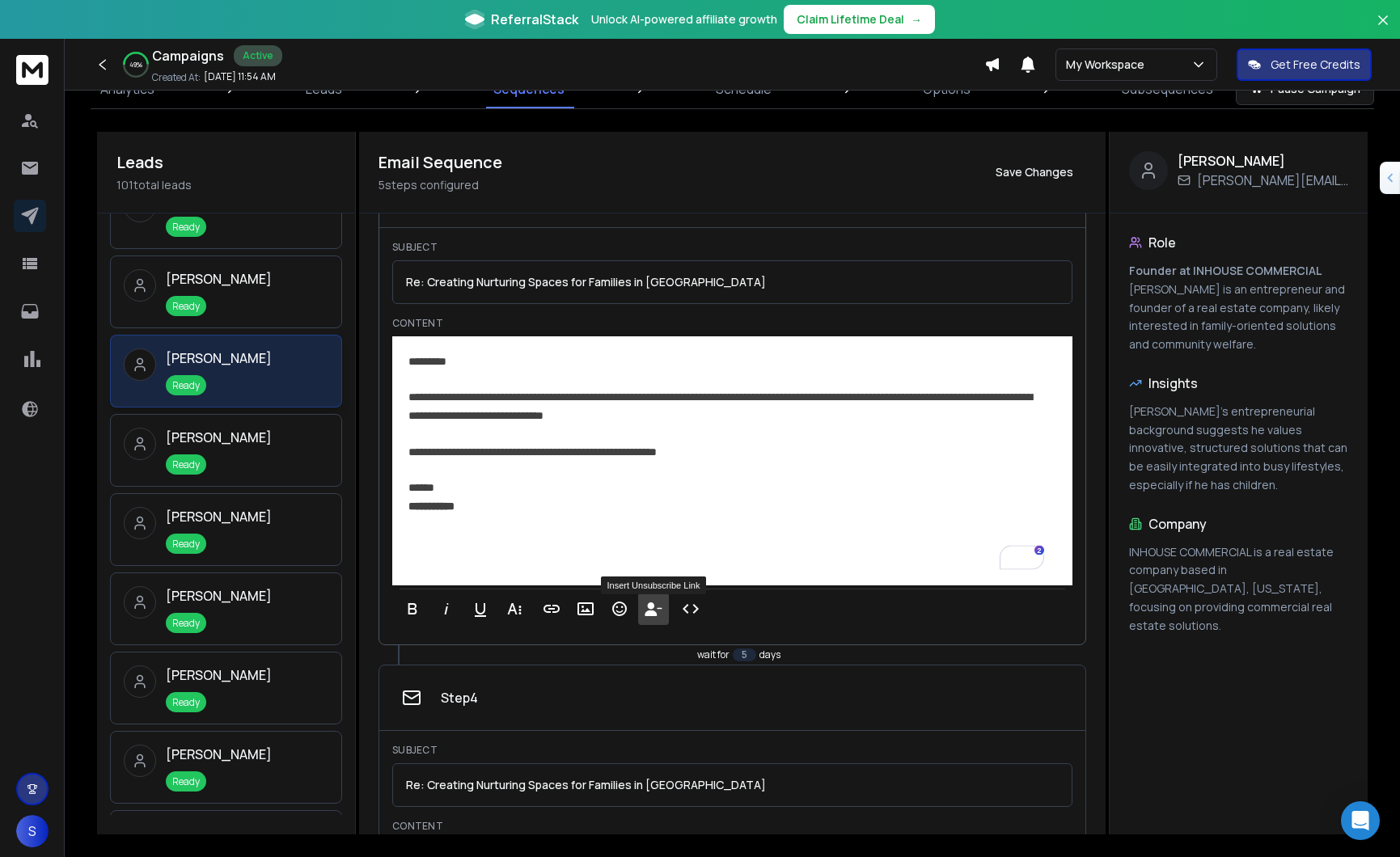
click at [655, 617] on icon "button" at bounding box center [653, 609] width 17 height 14
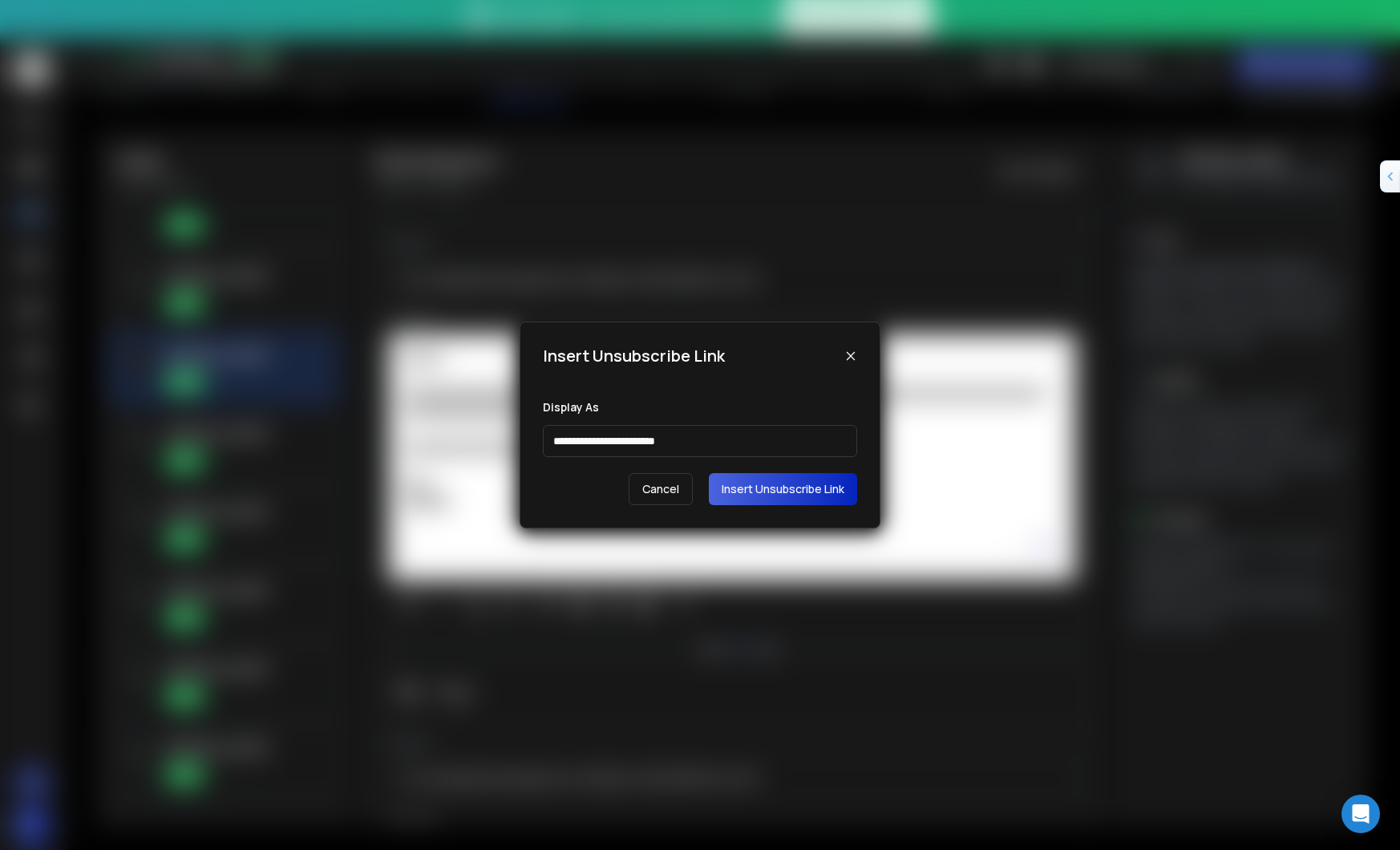
click at [747, 493] on button "Insert Unsubscribe Link" at bounding box center [783, 490] width 148 height 32
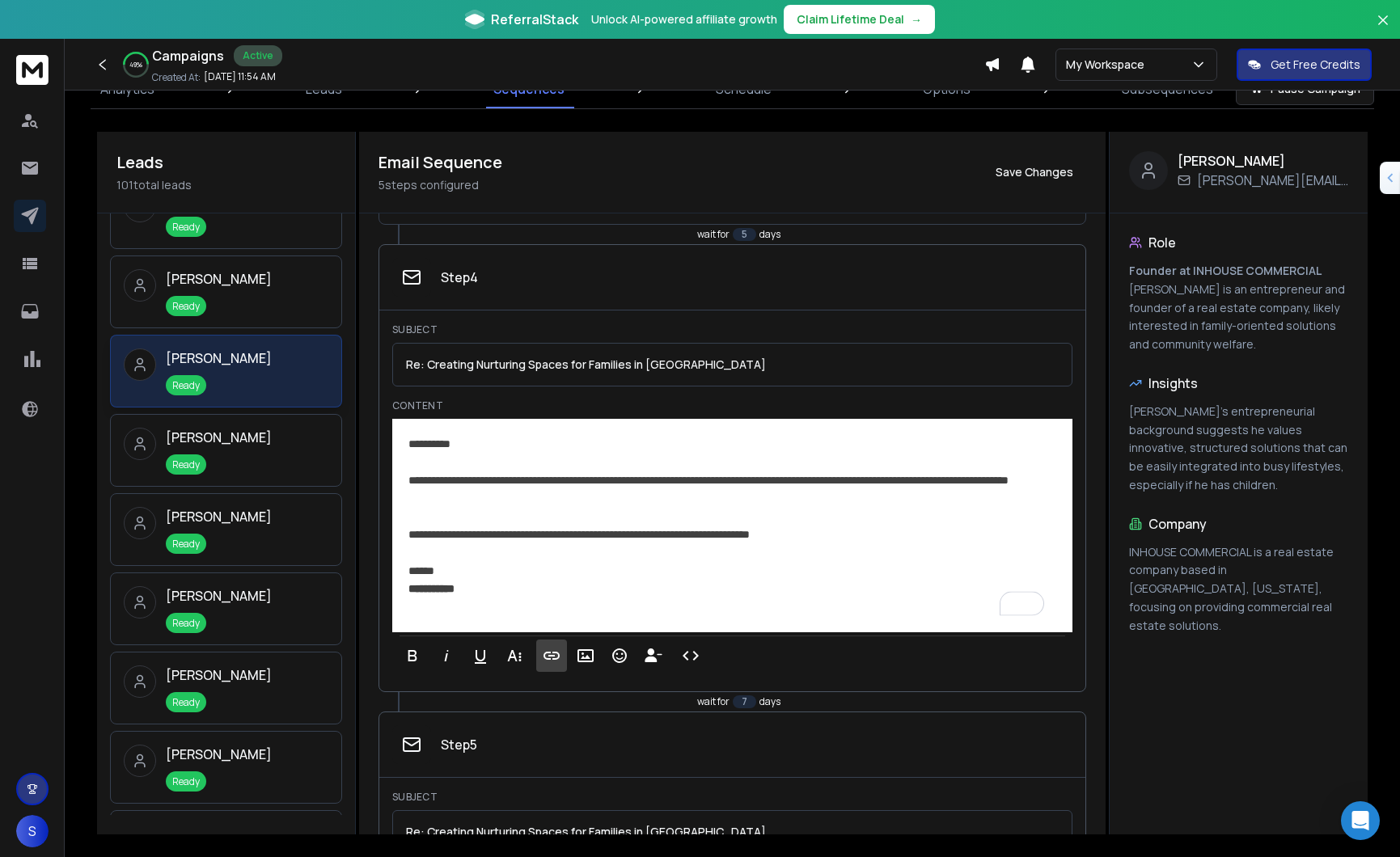
scroll to position [1745, 0]
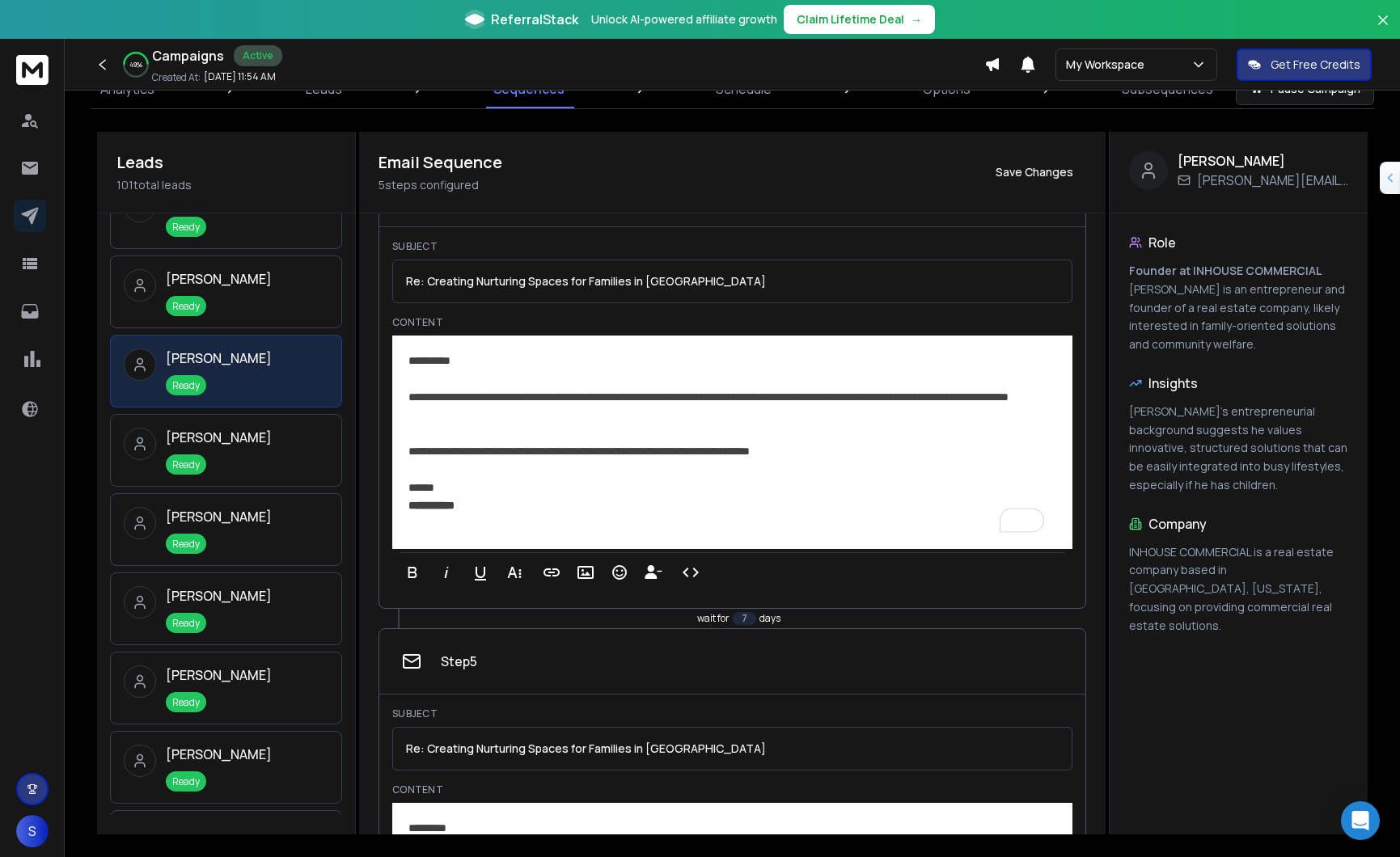
click at [461, 532] on div "To enrich screen reader interactions, please activate Accessibility in Grammarl…" at bounding box center [732, 524] width 648 height 18
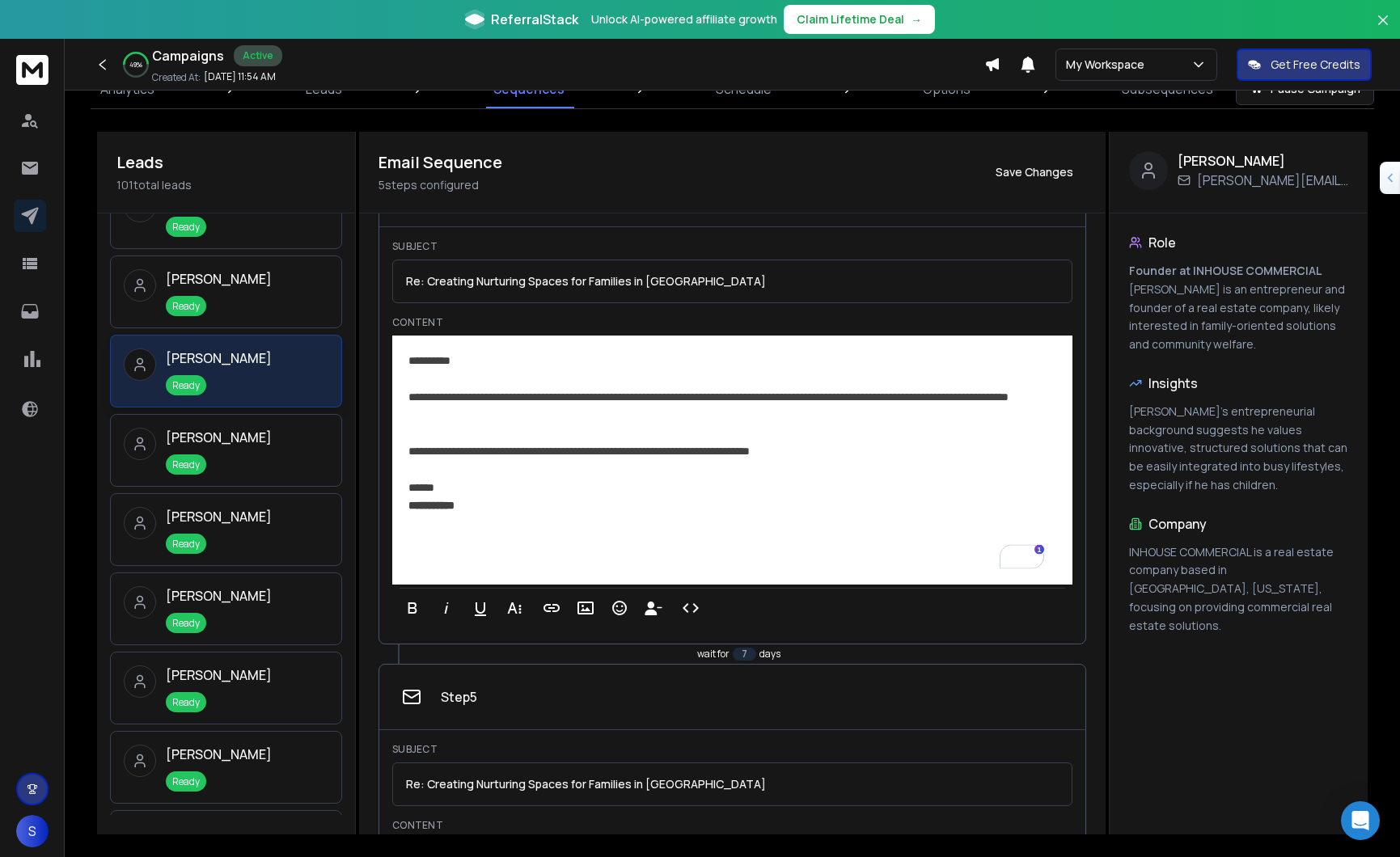
click at [670, 613] on div "Clear Formatting Font Family Arial [US_STATE] Impact Tahoma Times New Roman Ver…" at bounding box center [732, 608] width 681 height 46
click at [660, 614] on icon "button" at bounding box center [654, 609] width 19 height 14
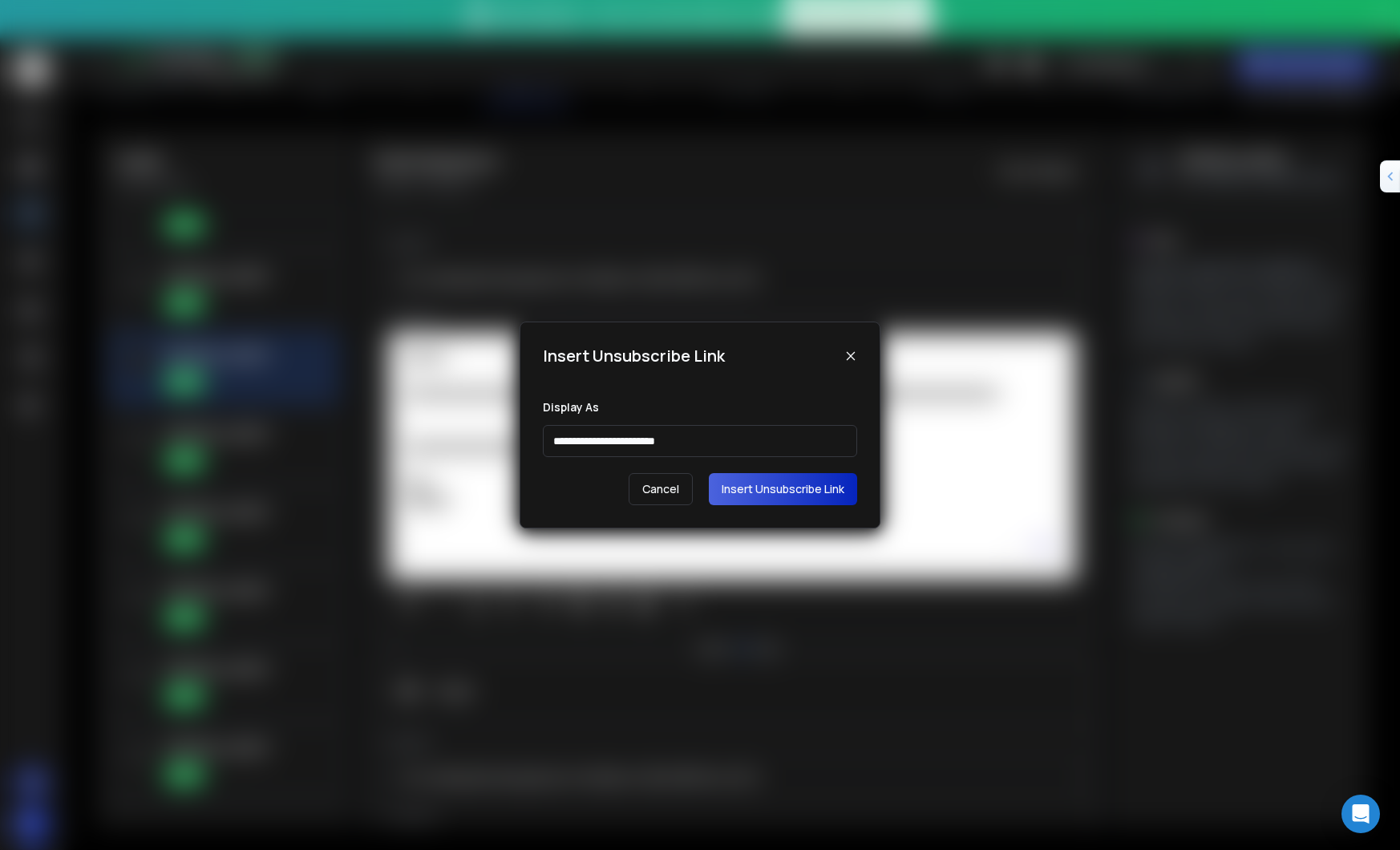
click at [768, 486] on button "Insert Unsubscribe Link" at bounding box center [783, 490] width 148 height 32
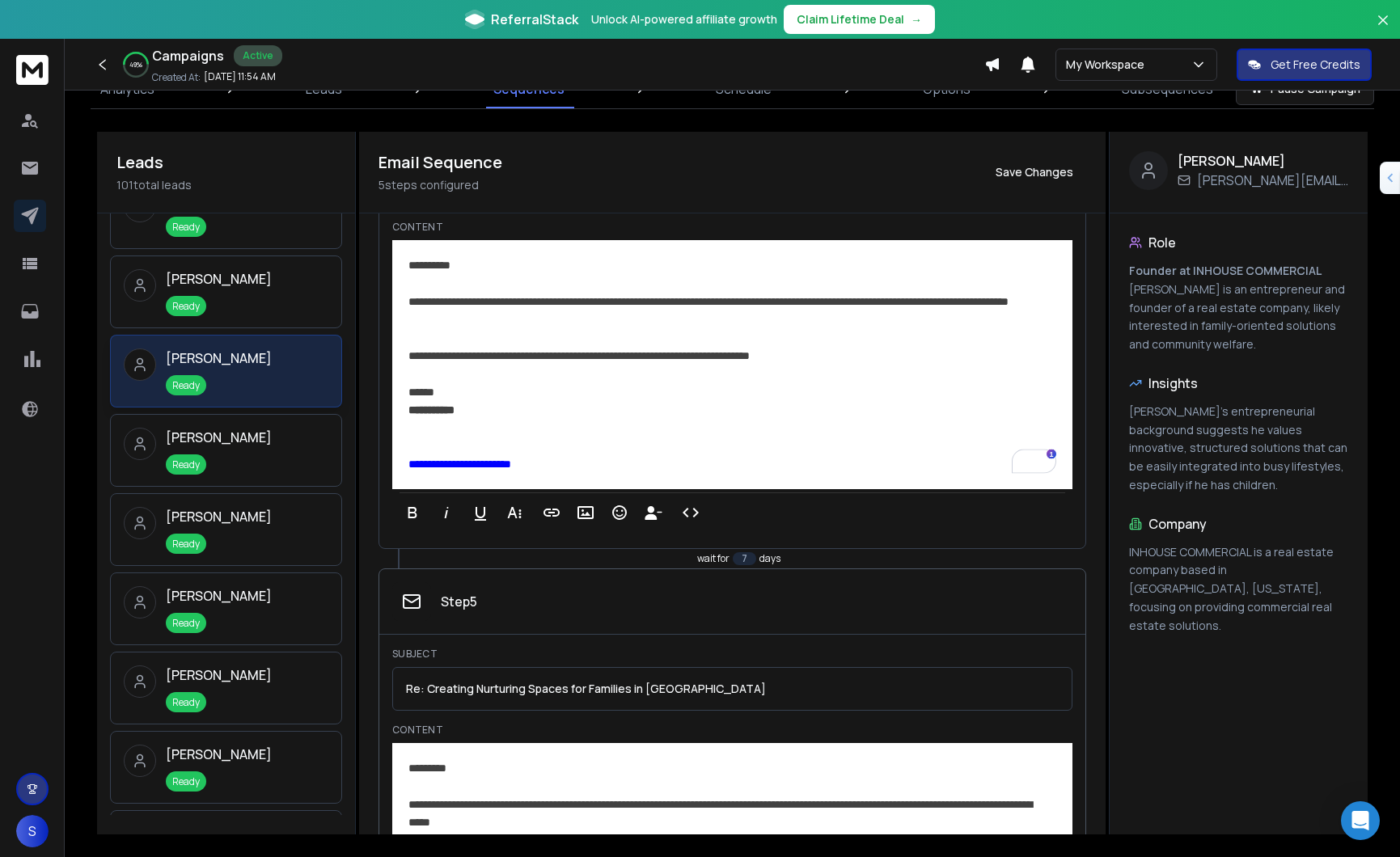
scroll to position [2028, 0]
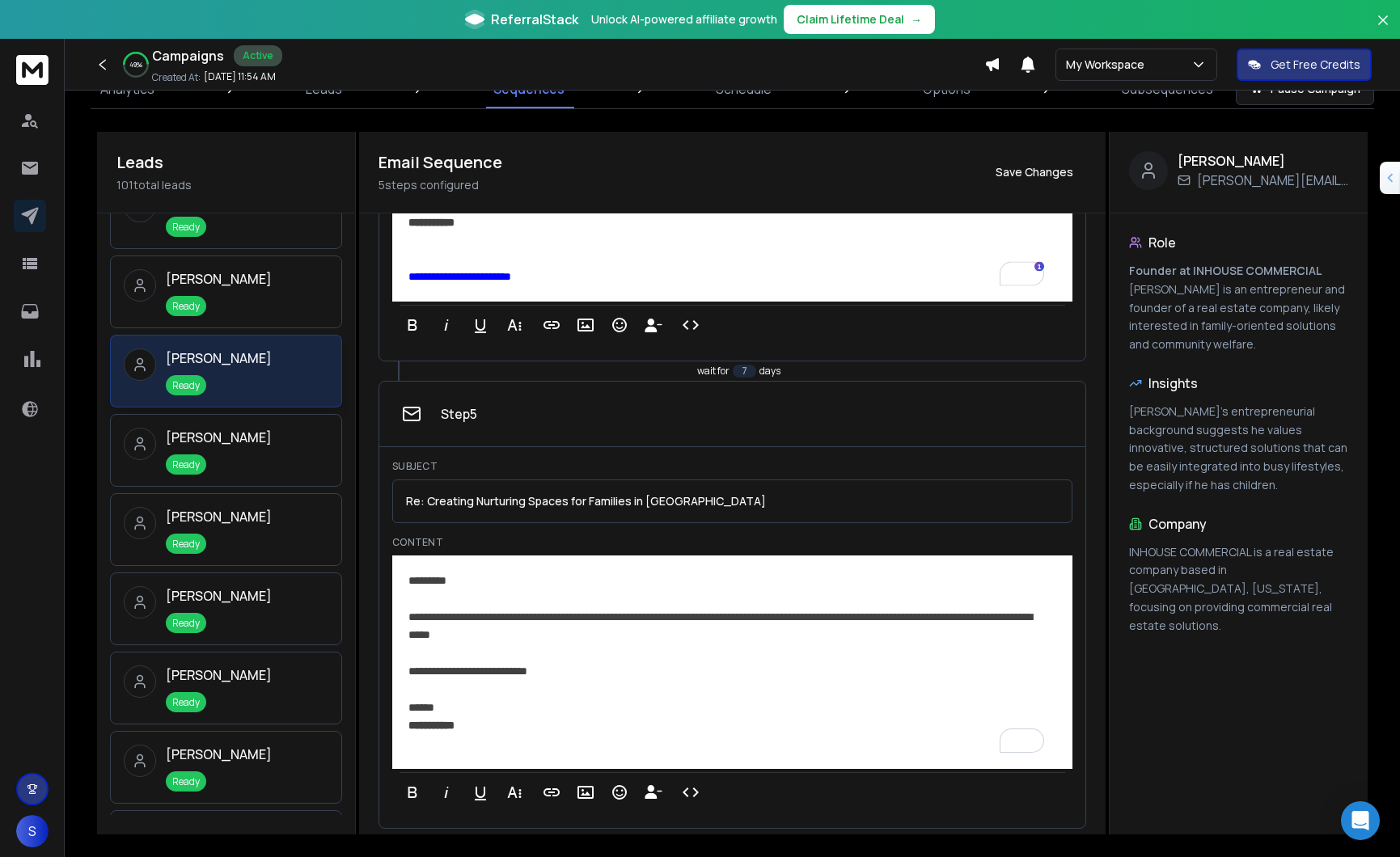
click at [469, 743] on div "To enrich screen reader interactions, please activate Accessibility in Grammarl…" at bounding box center [732, 745] width 648 height 18
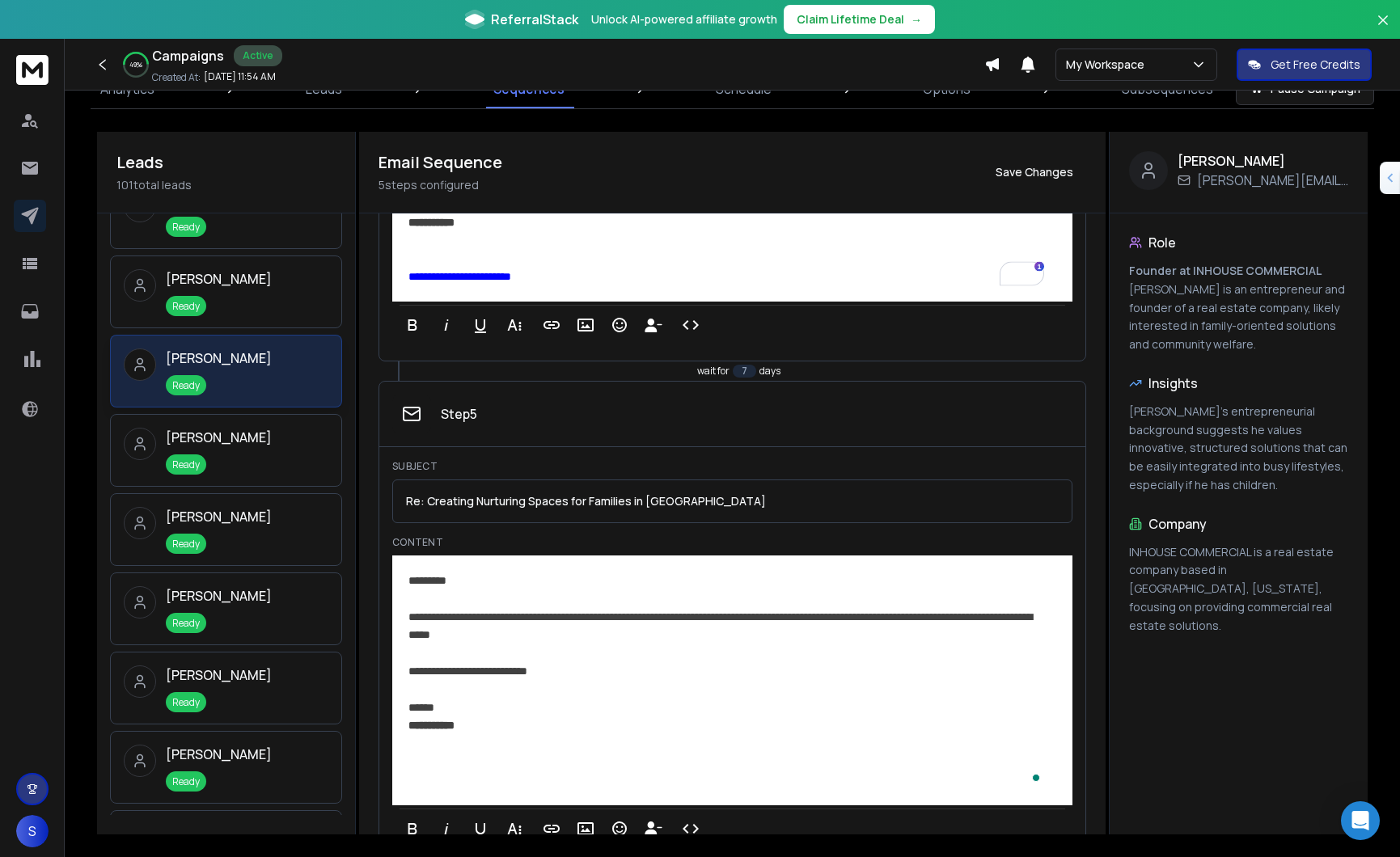
scroll to position [2080, 0]
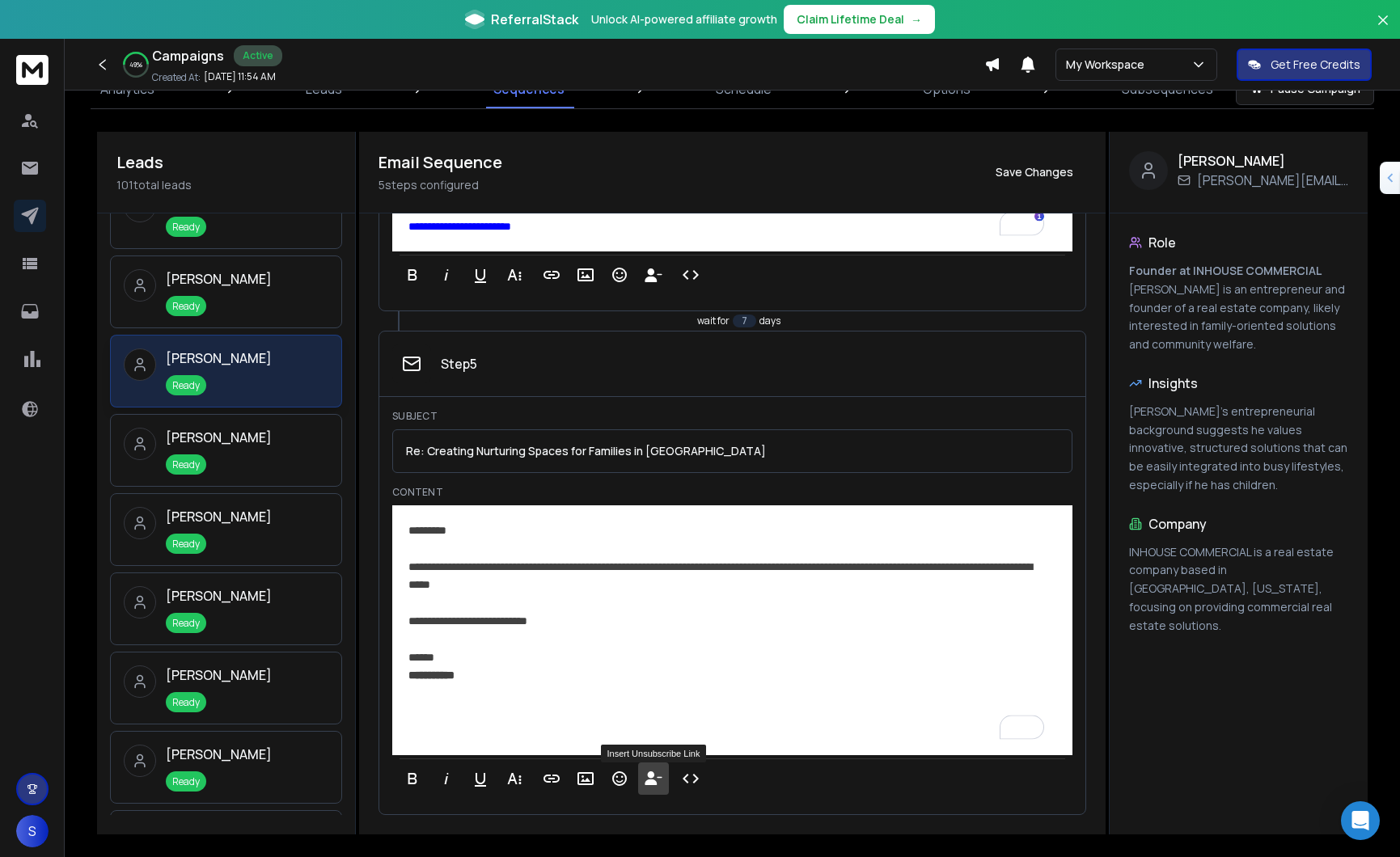
click at [661, 788] on button "Insert Unsubscribe Link" at bounding box center [654, 779] width 31 height 32
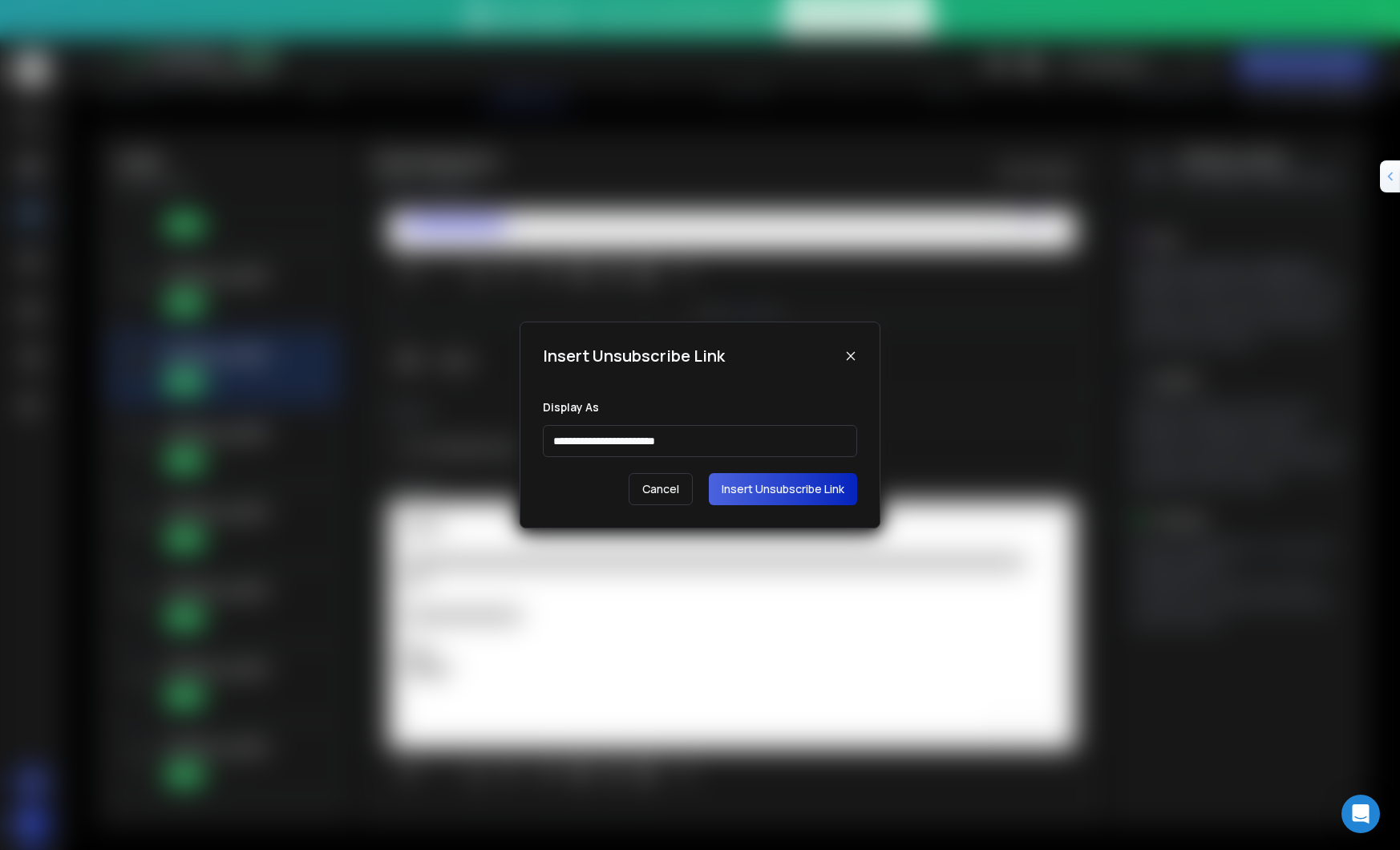
click at [753, 476] on button "Insert Unsubscribe Link" at bounding box center [783, 490] width 148 height 32
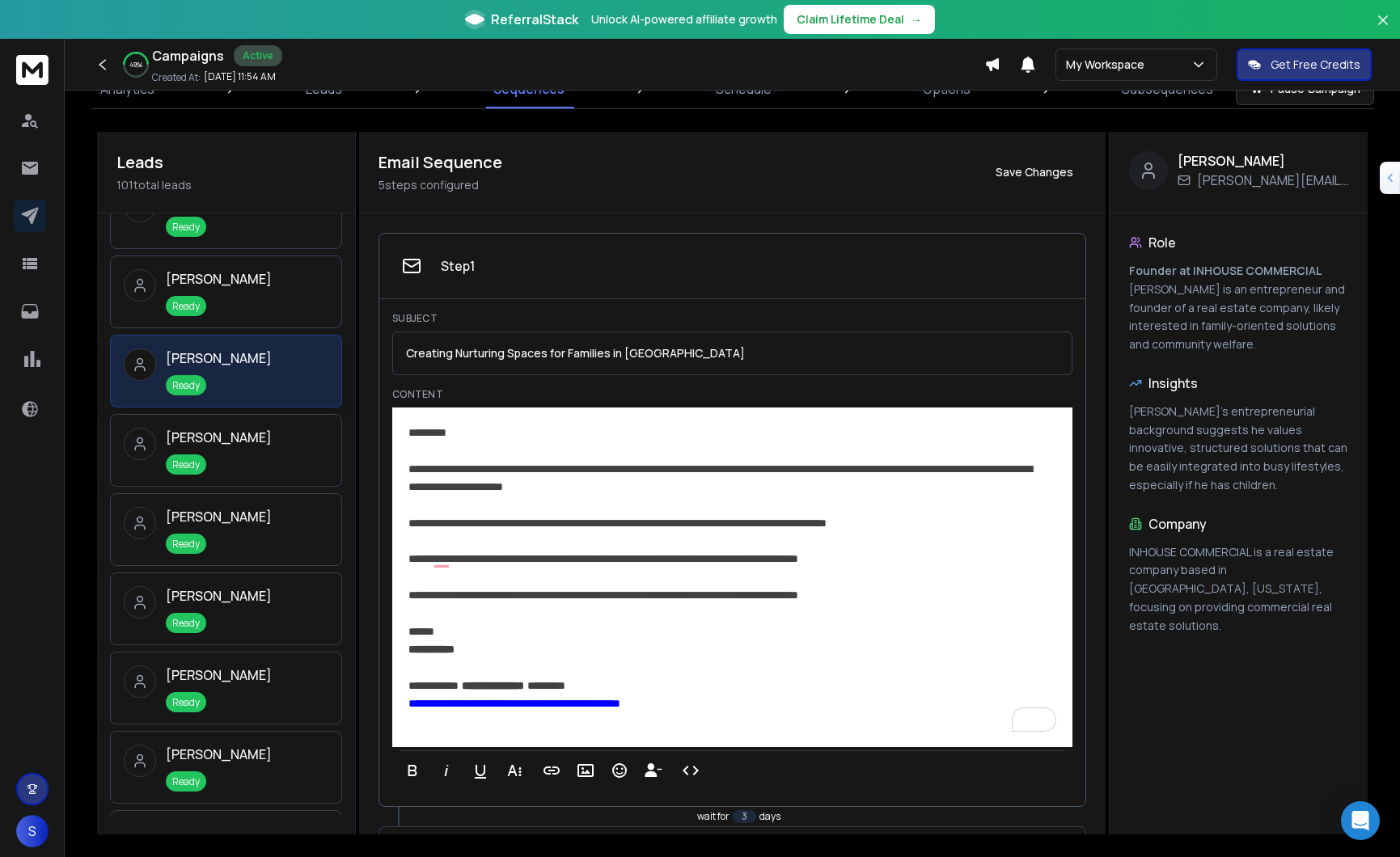
scroll to position [0, 0]
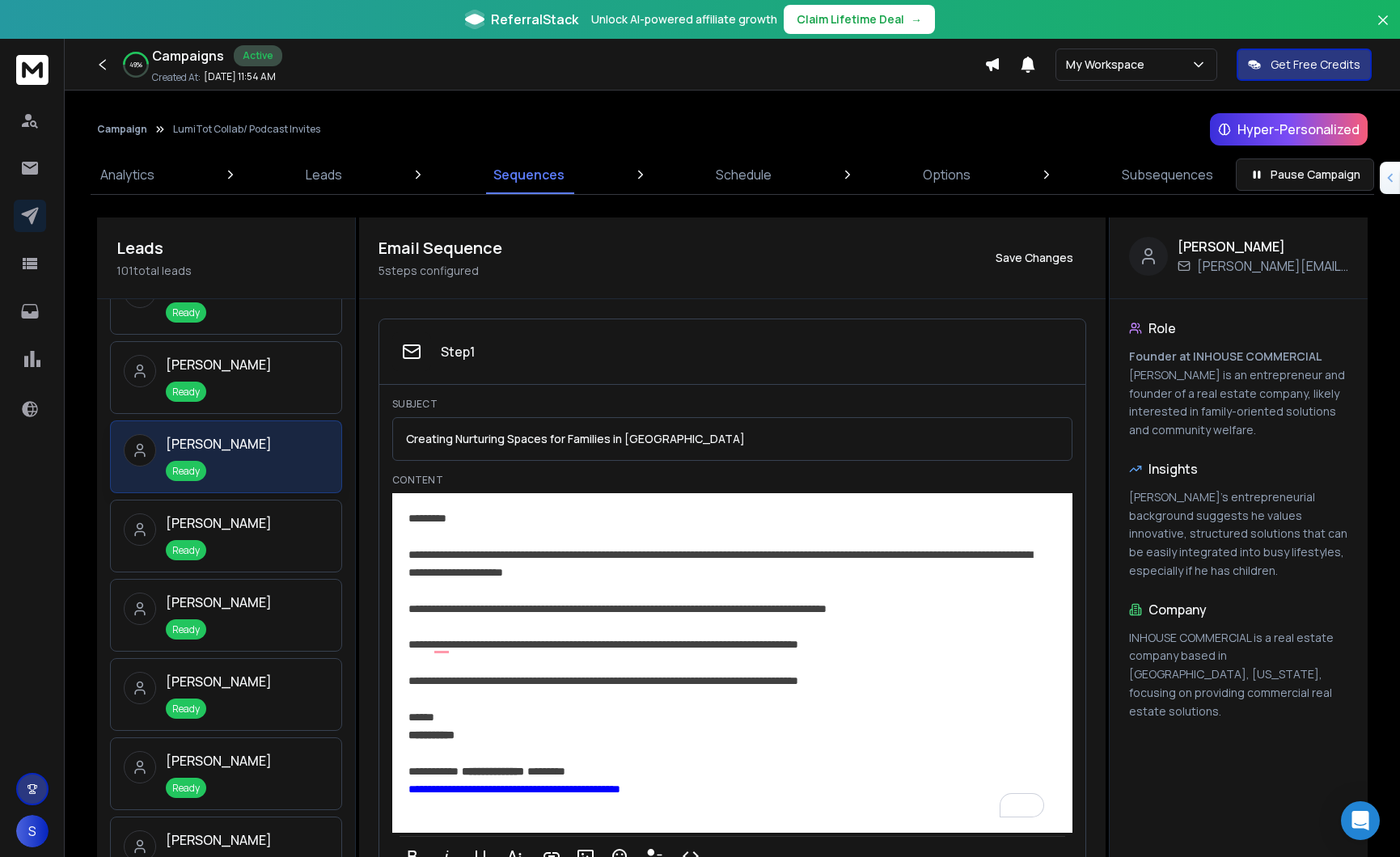
click at [1016, 271] on button "Save Changes" at bounding box center [1034, 258] width 104 height 32
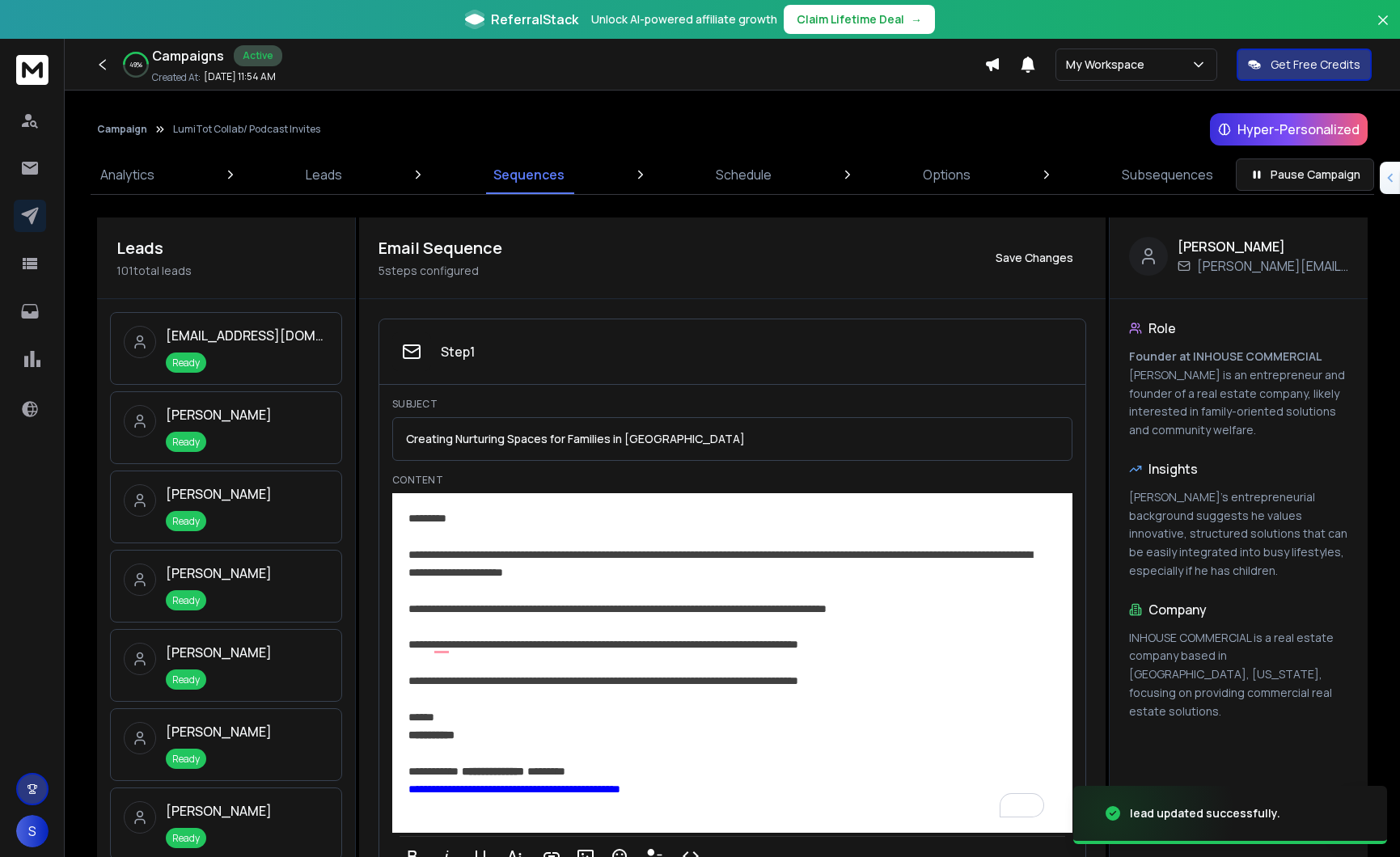
click at [312, 197] on div "Campaign LumiTot Collab/ Podcast Invites Hyper-Personalized Analytics Leads Seq…" at bounding box center [732, 517] width 1283 height 821
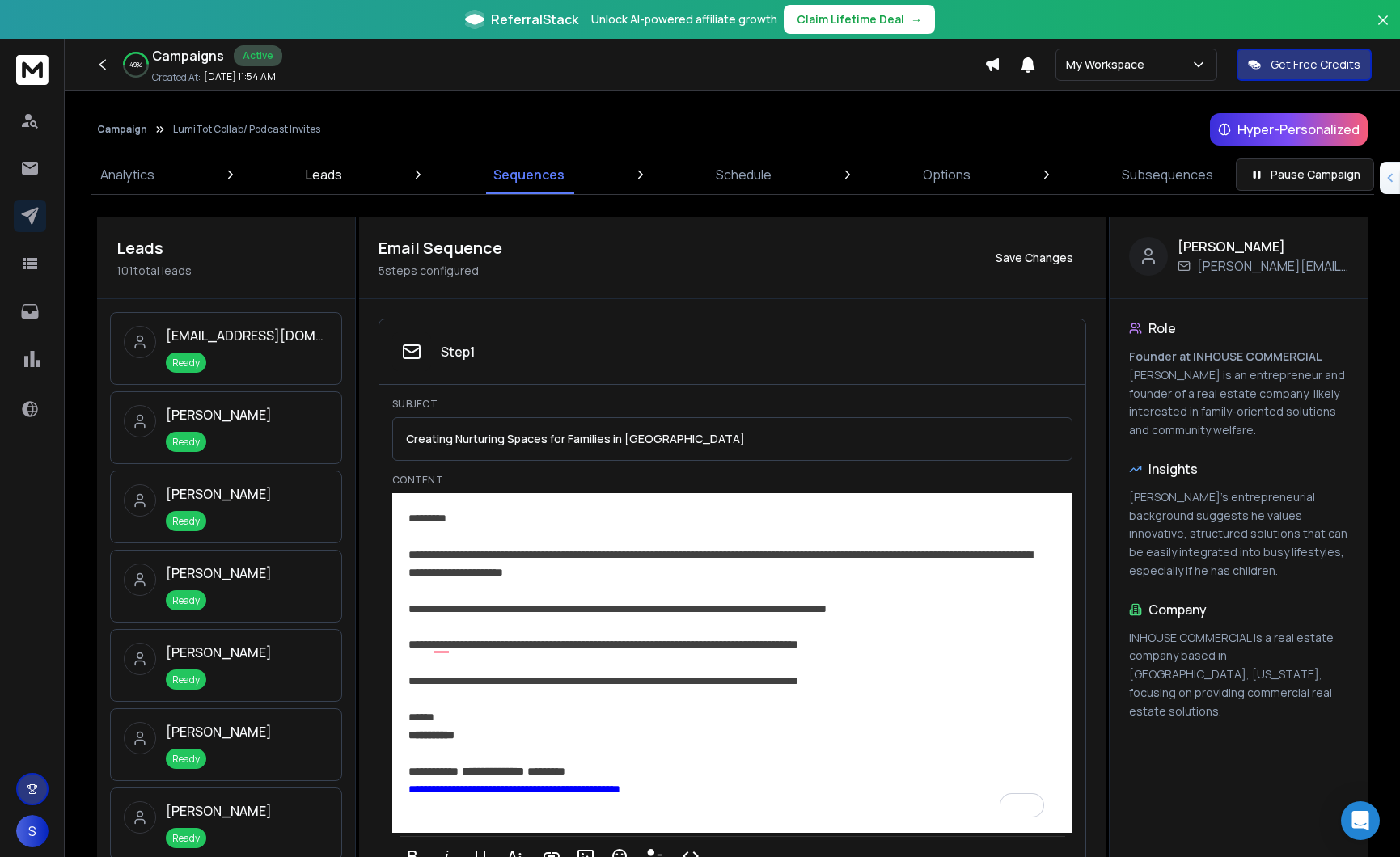
click at [316, 178] on p "Leads" at bounding box center [324, 175] width 36 height 19
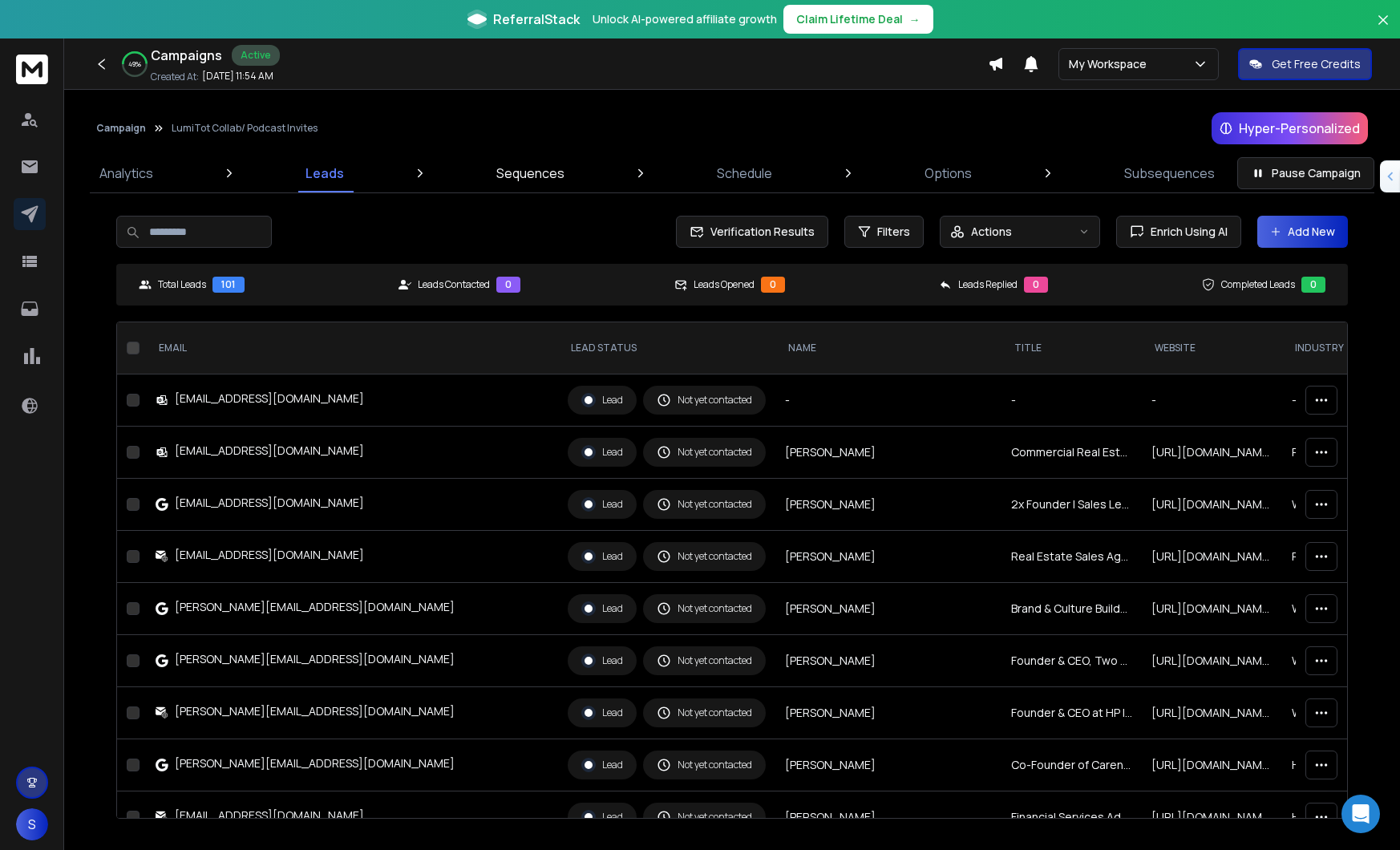
click at [534, 159] on link "Sequences" at bounding box center [530, 173] width 87 height 39
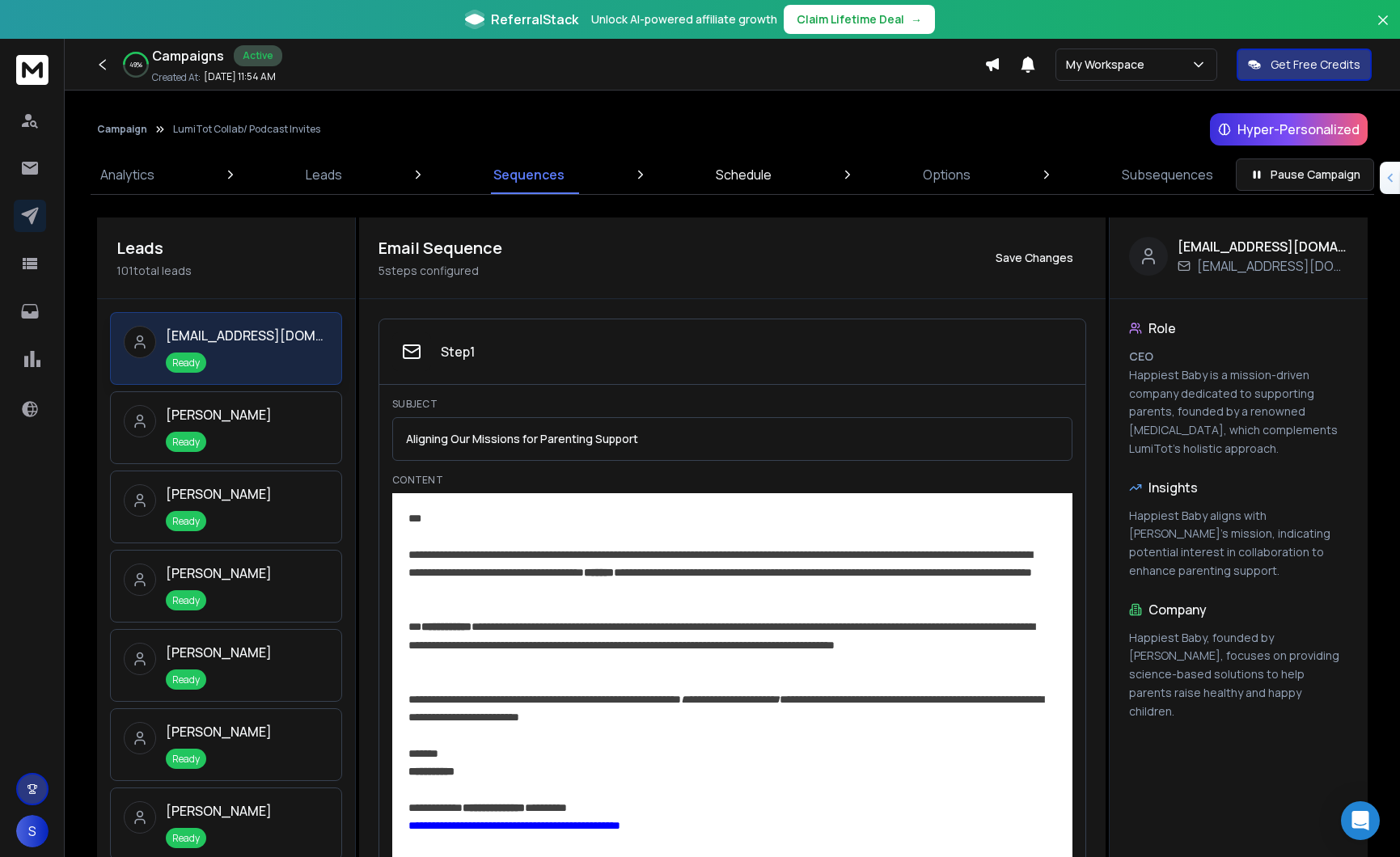
click at [711, 189] on link "Schedule" at bounding box center [744, 175] width 75 height 39
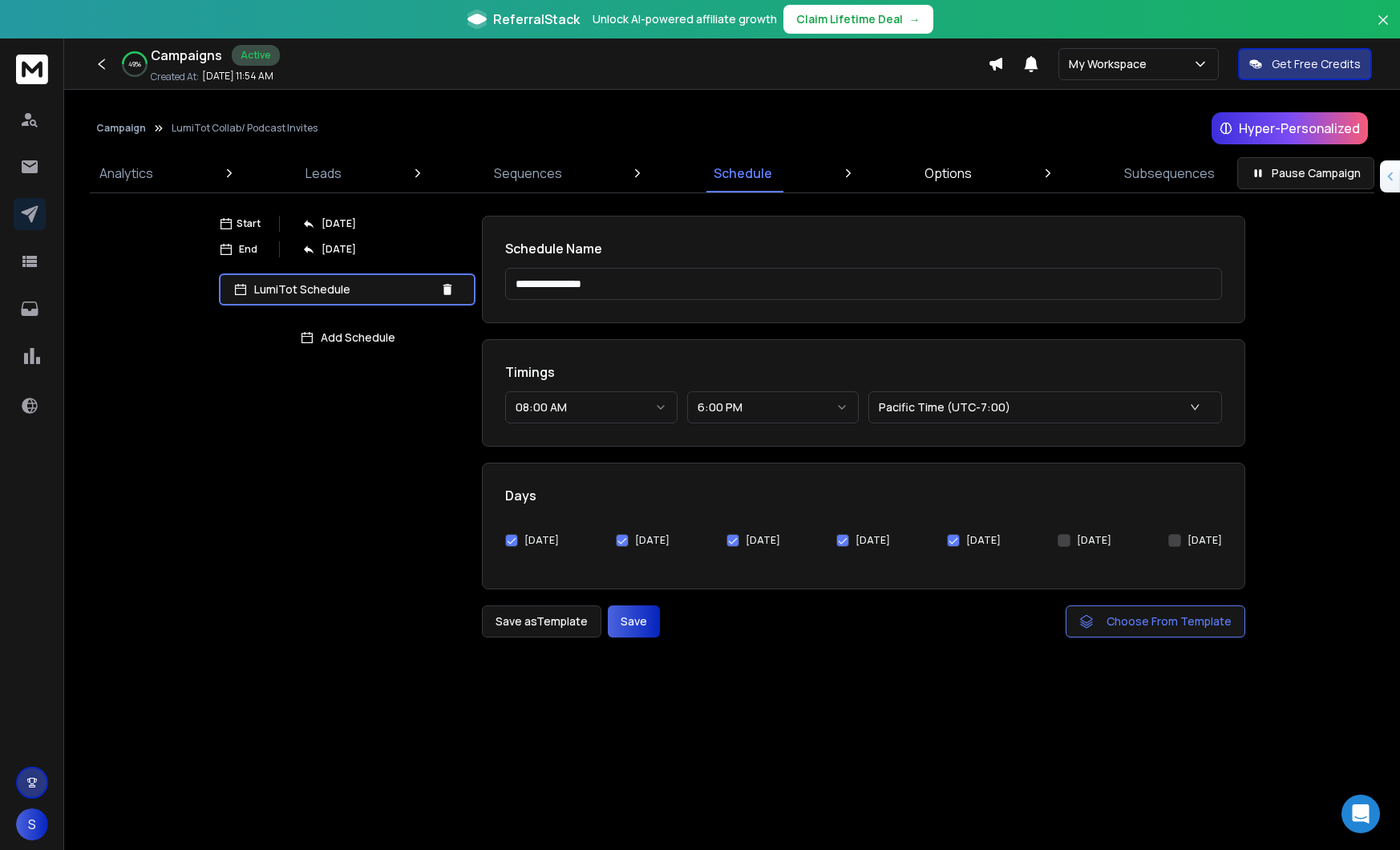
click at [942, 181] on p "Options" at bounding box center [948, 173] width 47 height 19
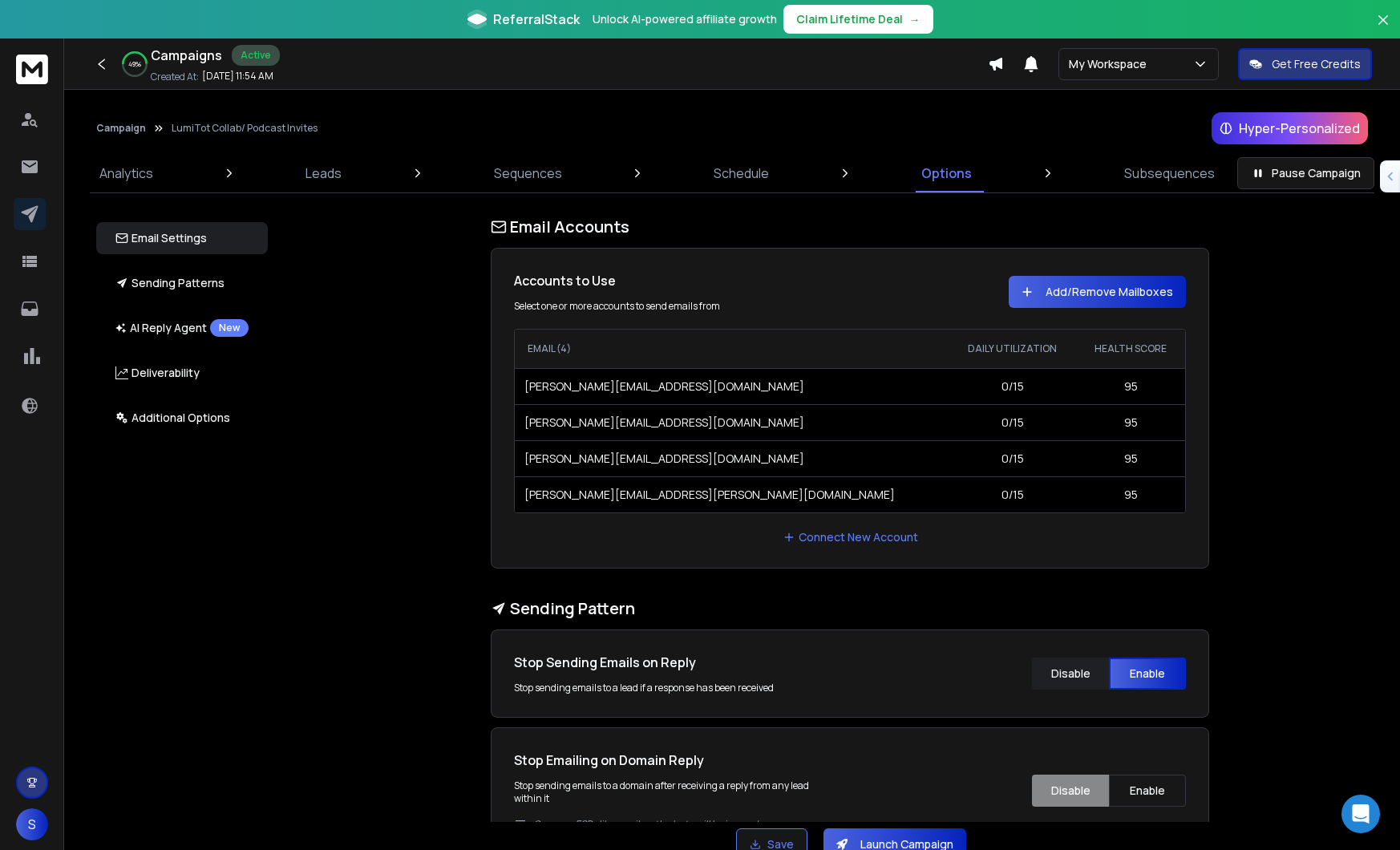
click at [1060, 295] on button "Add/Remove Mailboxes" at bounding box center [1097, 292] width 177 height 32
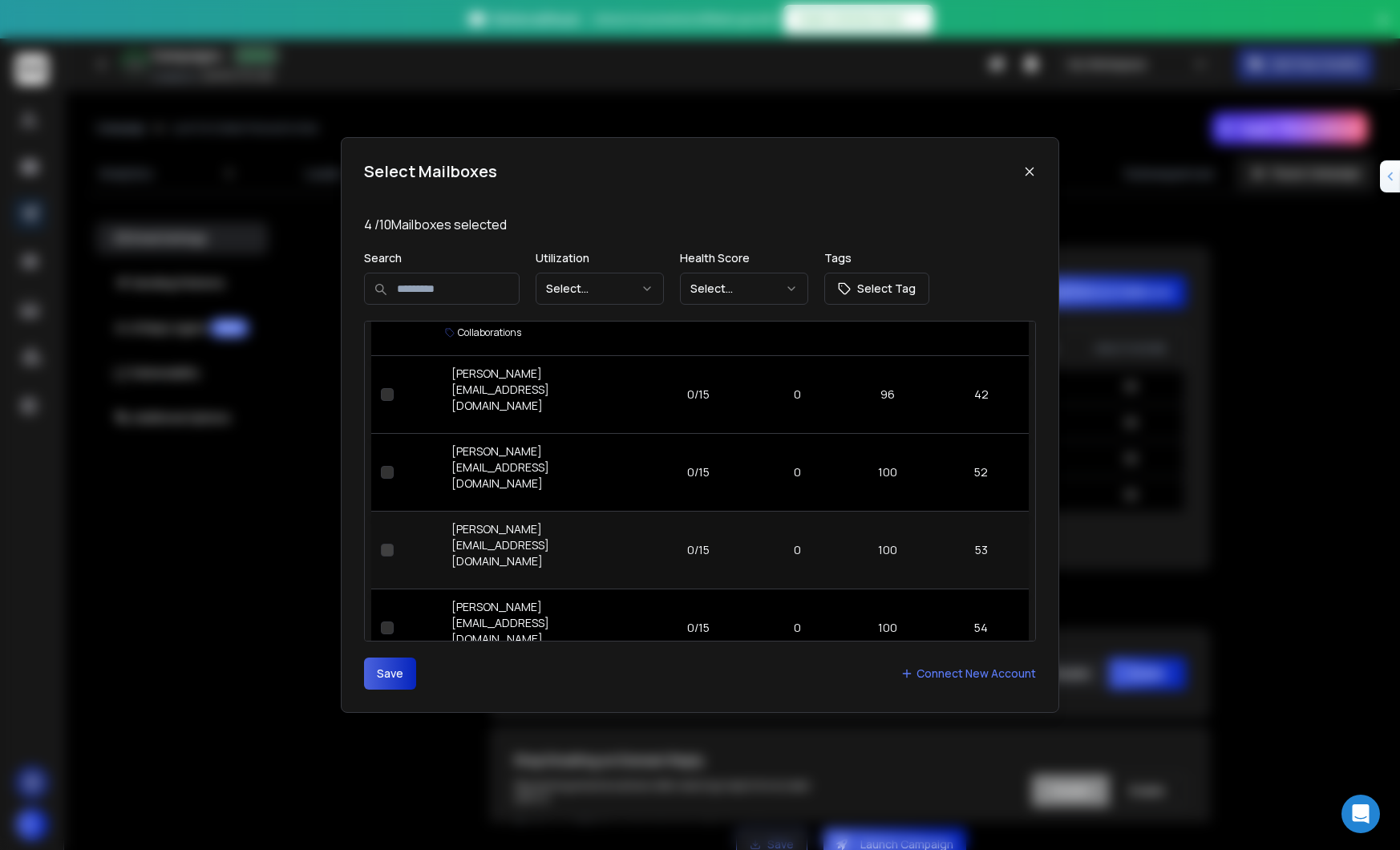
scroll to position [160, 0]
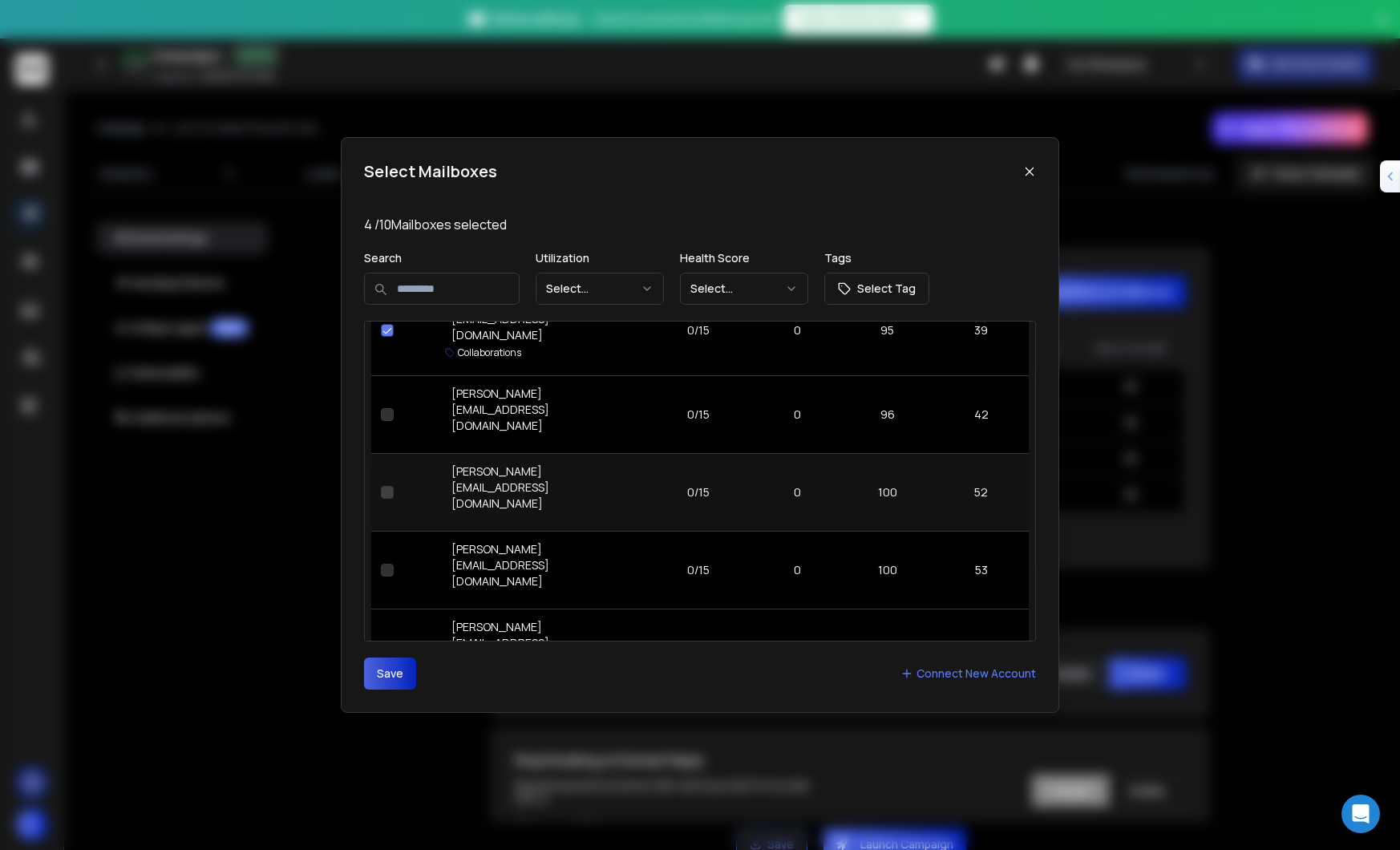
click at [392, 486] on button "button" at bounding box center [388, 493] width 13 height 13
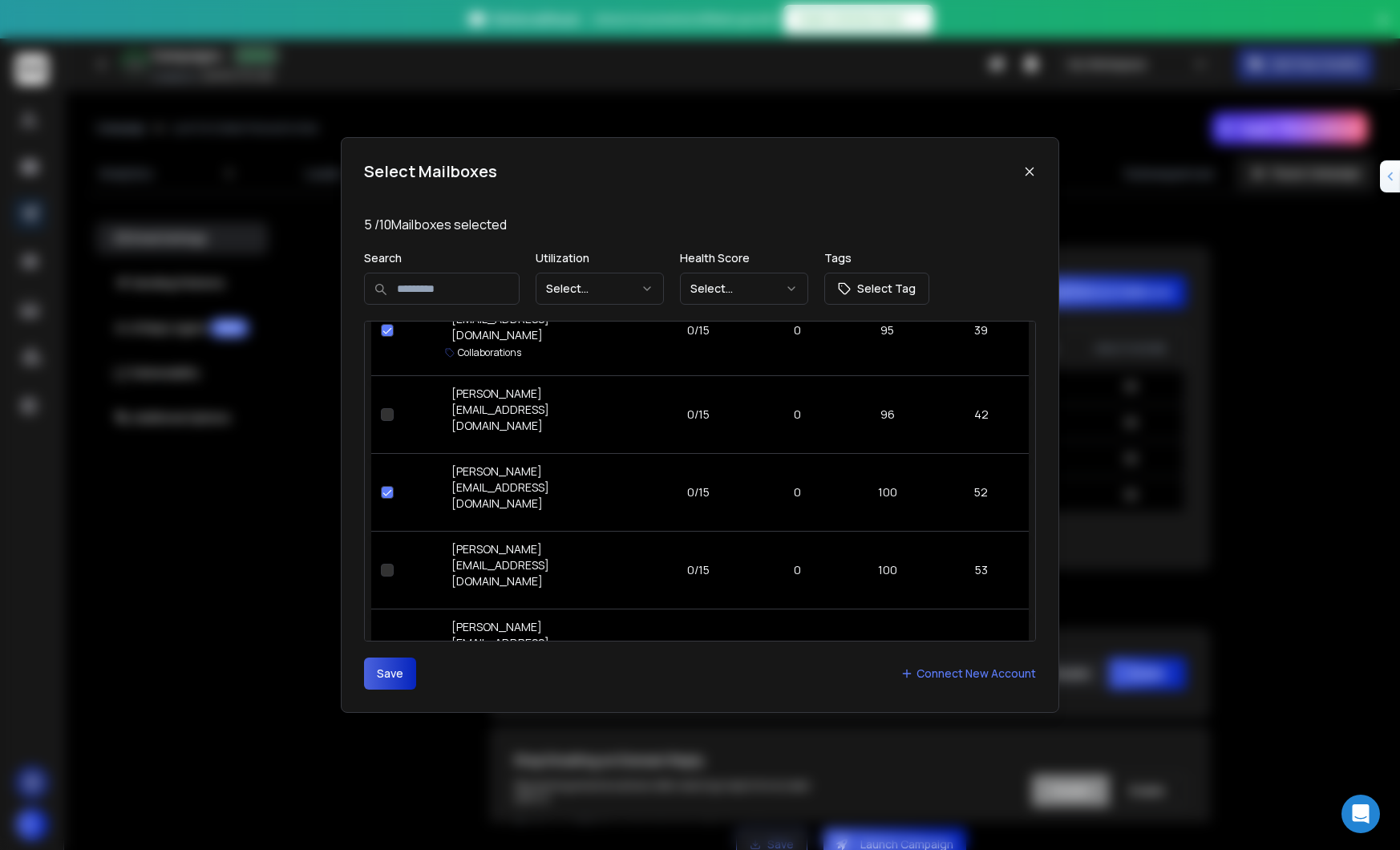
drag, startPoint x: 395, startPoint y: 673, endPoint x: 436, endPoint y: 668, distance: 41.3
click at [395, 673] on button "Save" at bounding box center [390, 674] width 52 height 32
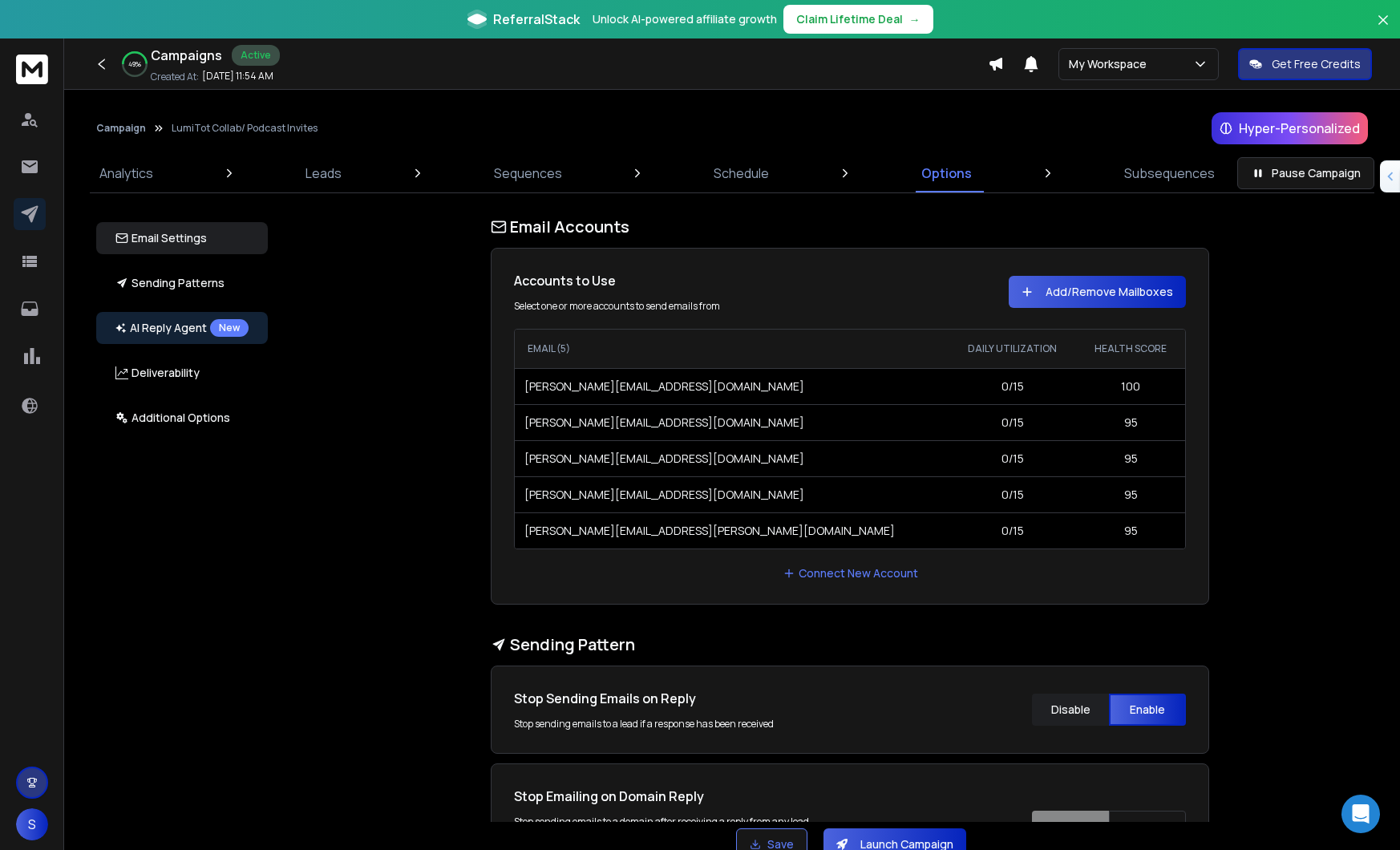
click at [170, 315] on button "AI Reply Agent New" at bounding box center [182, 328] width 172 height 32
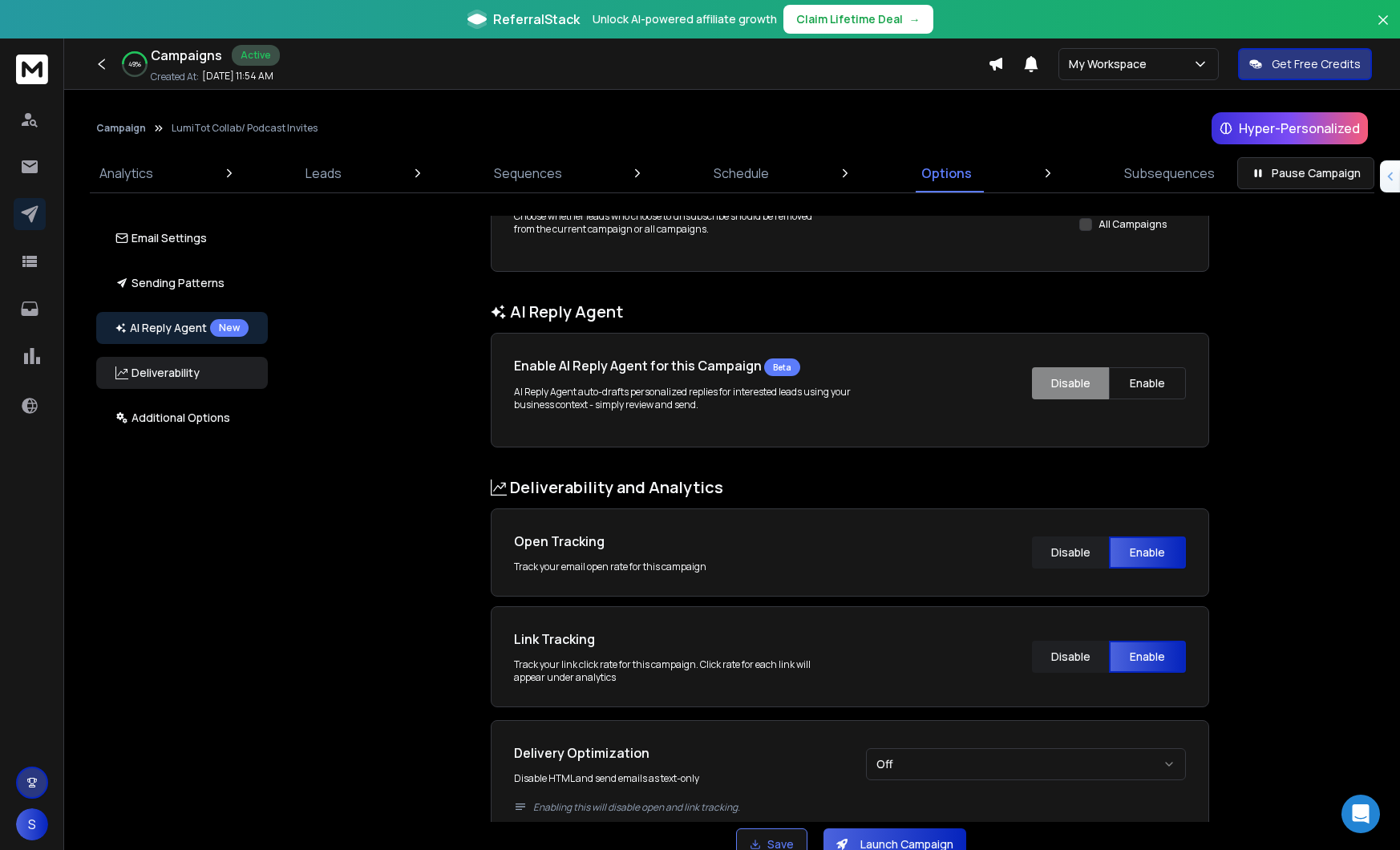
scroll to position [1512, 0]
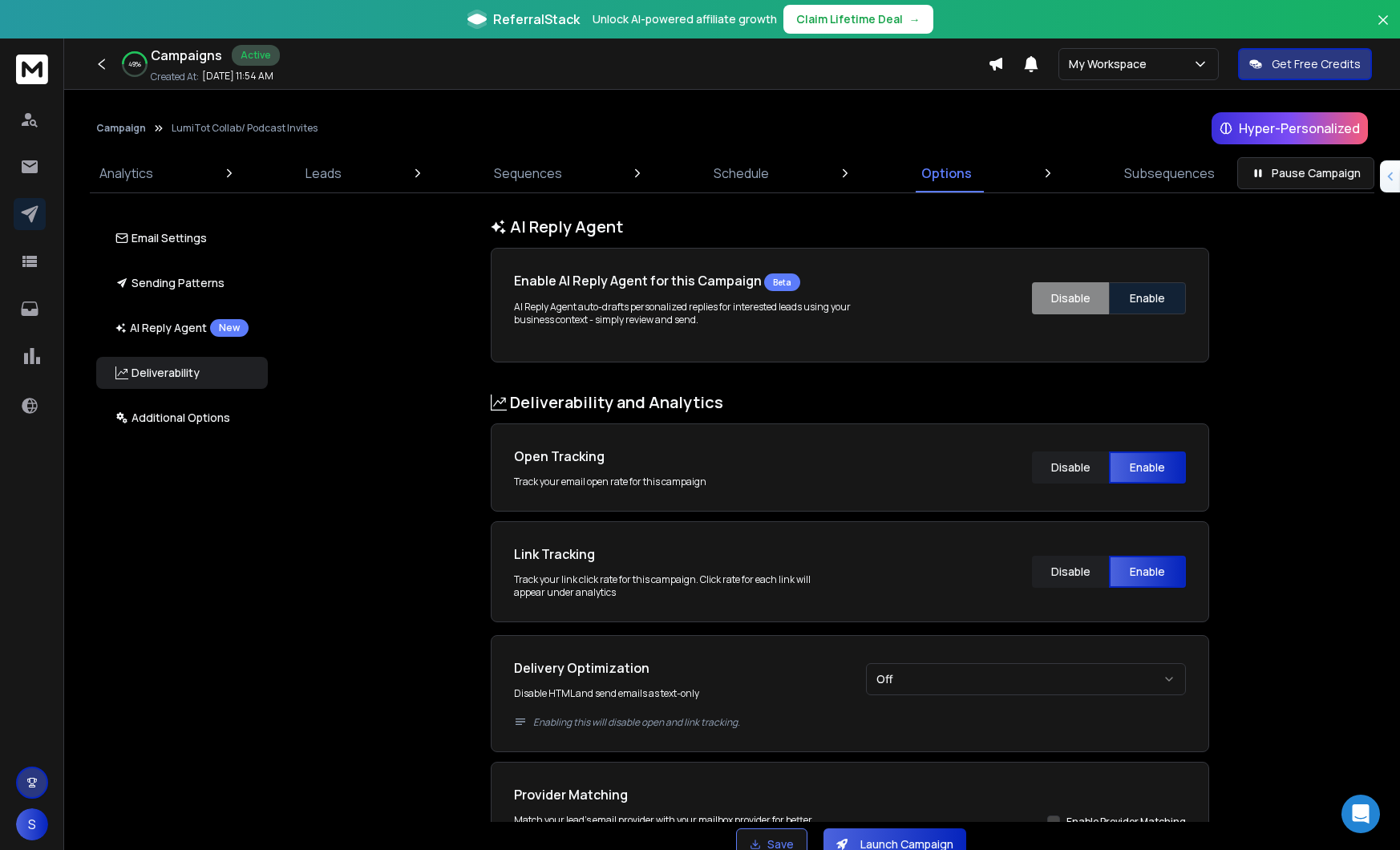
click at [1162, 297] on button "Enable" at bounding box center [1147, 299] width 77 height 32
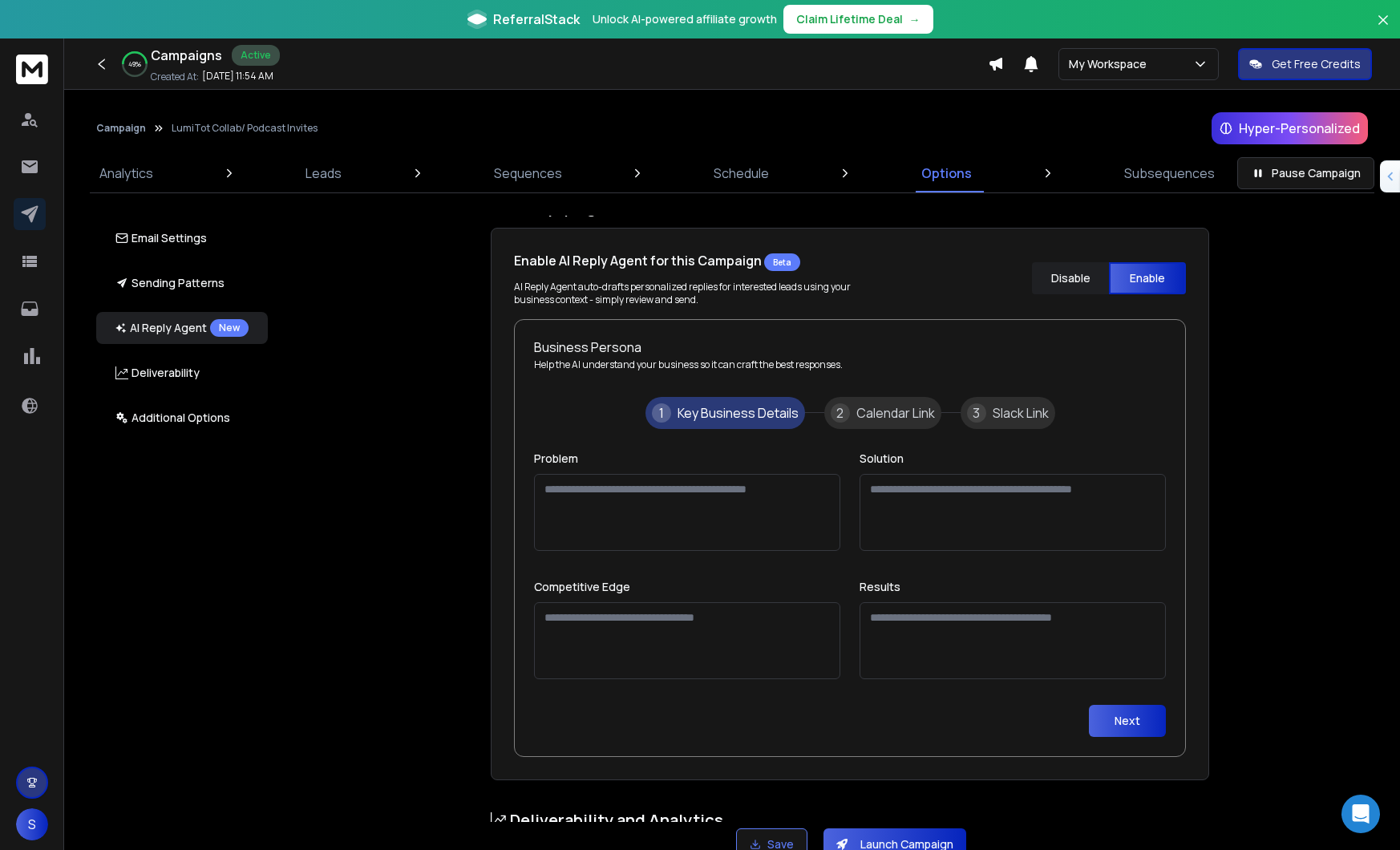
scroll to position [1543, 0]
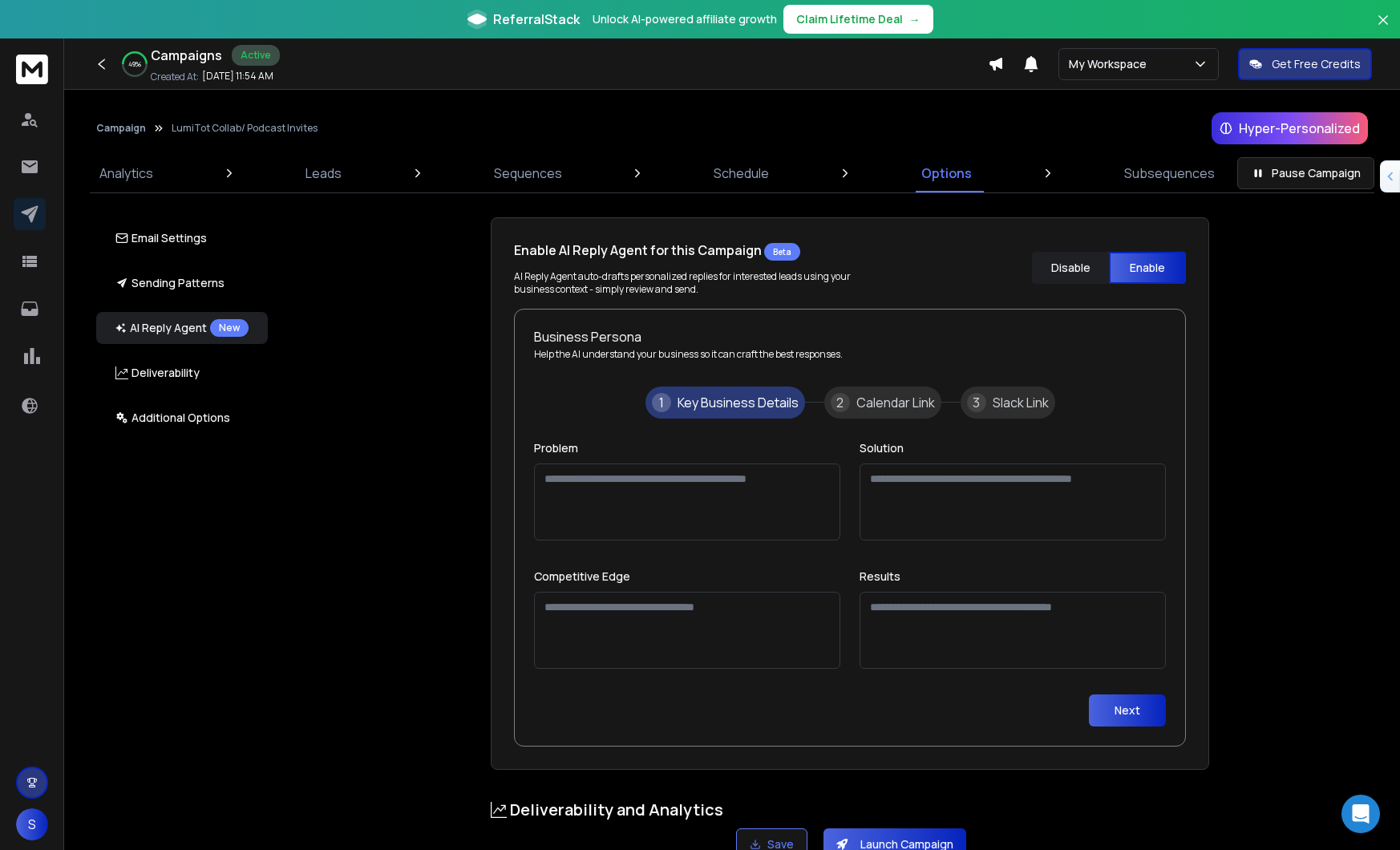
click at [749, 503] on textarea "Problem" at bounding box center [688, 502] width 306 height 77
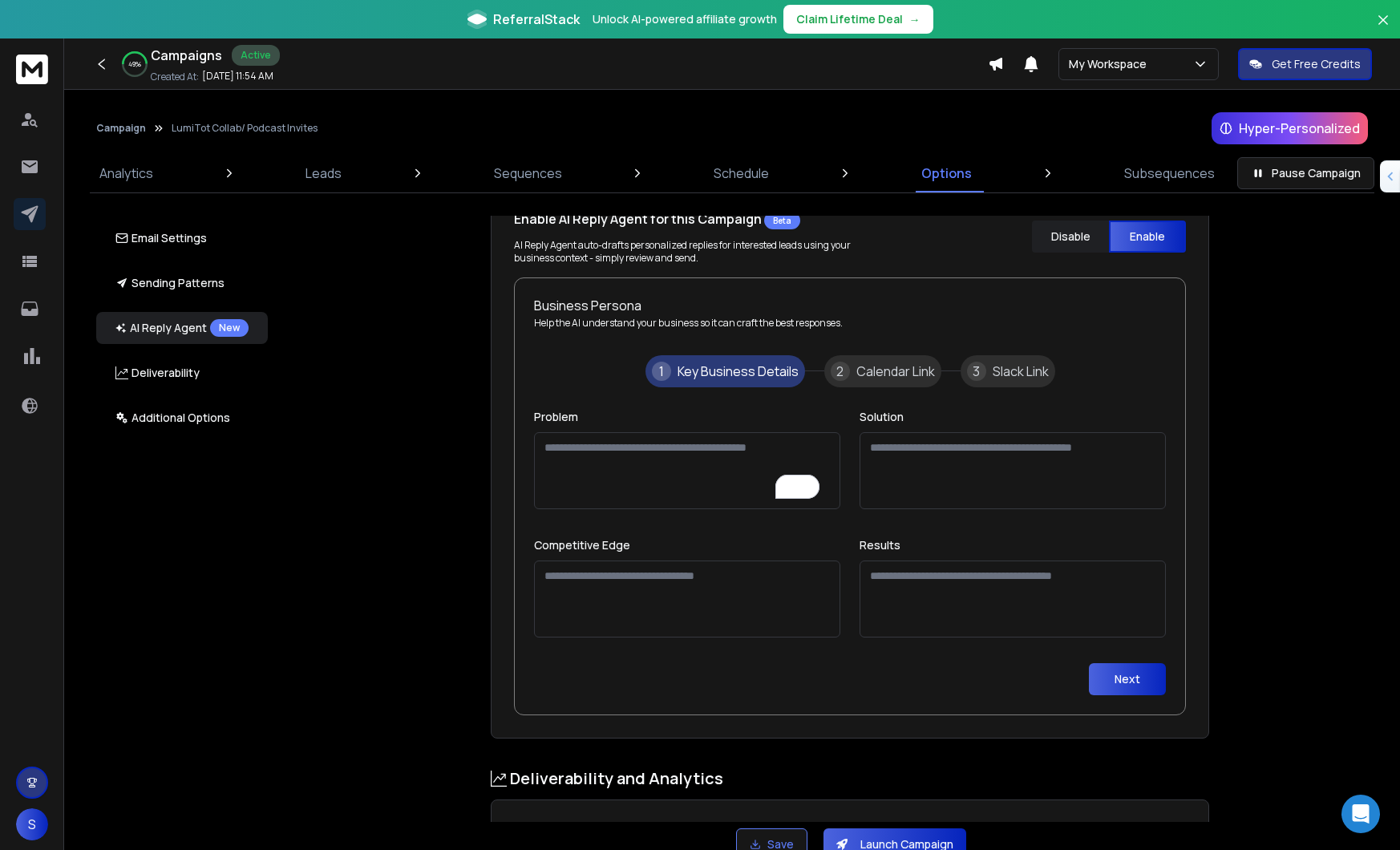
scroll to position [1574, 0]
click at [1058, 246] on button "Disable" at bounding box center [1070, 237] width 77 height 32
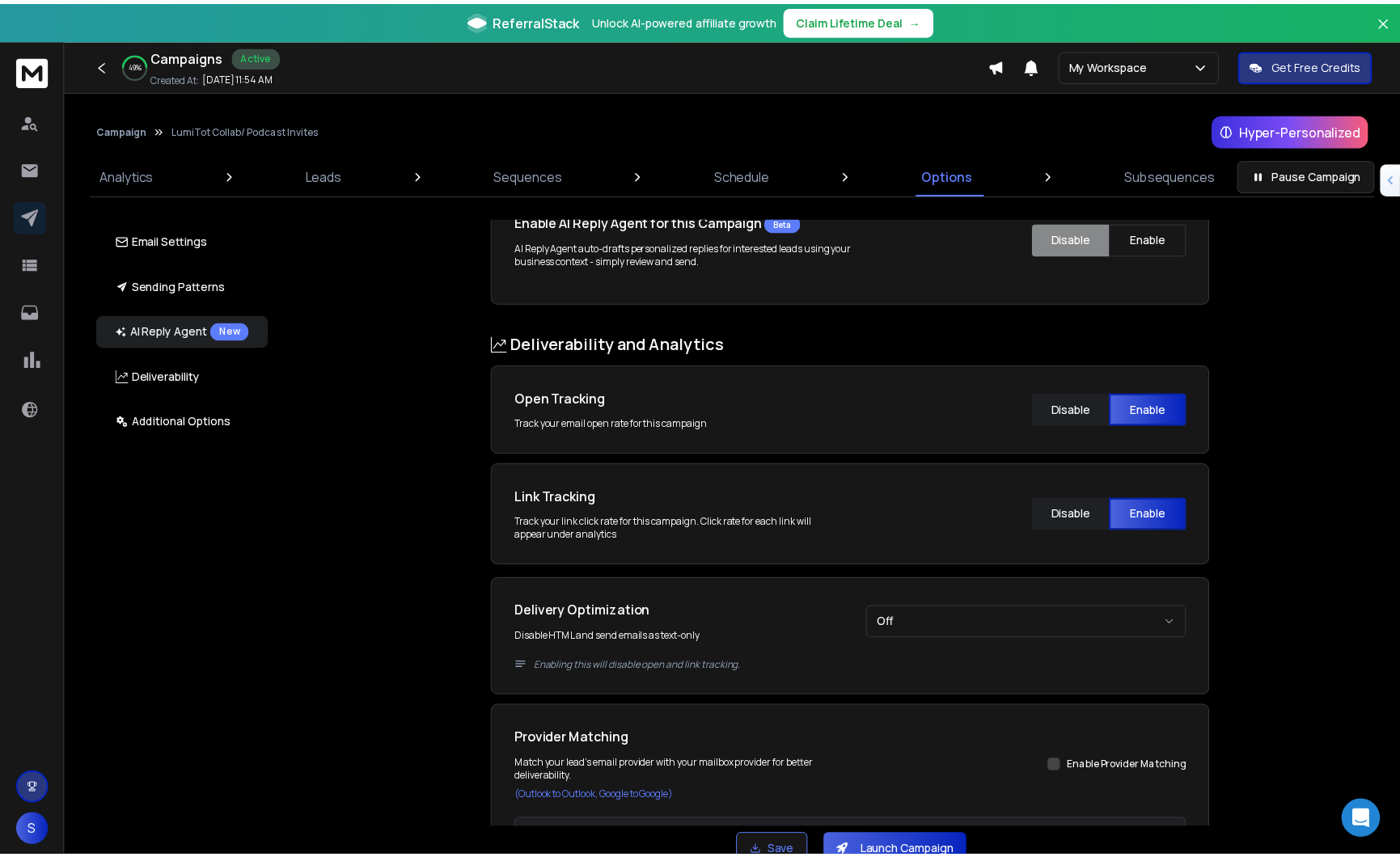
scroll to position [1654, 0]
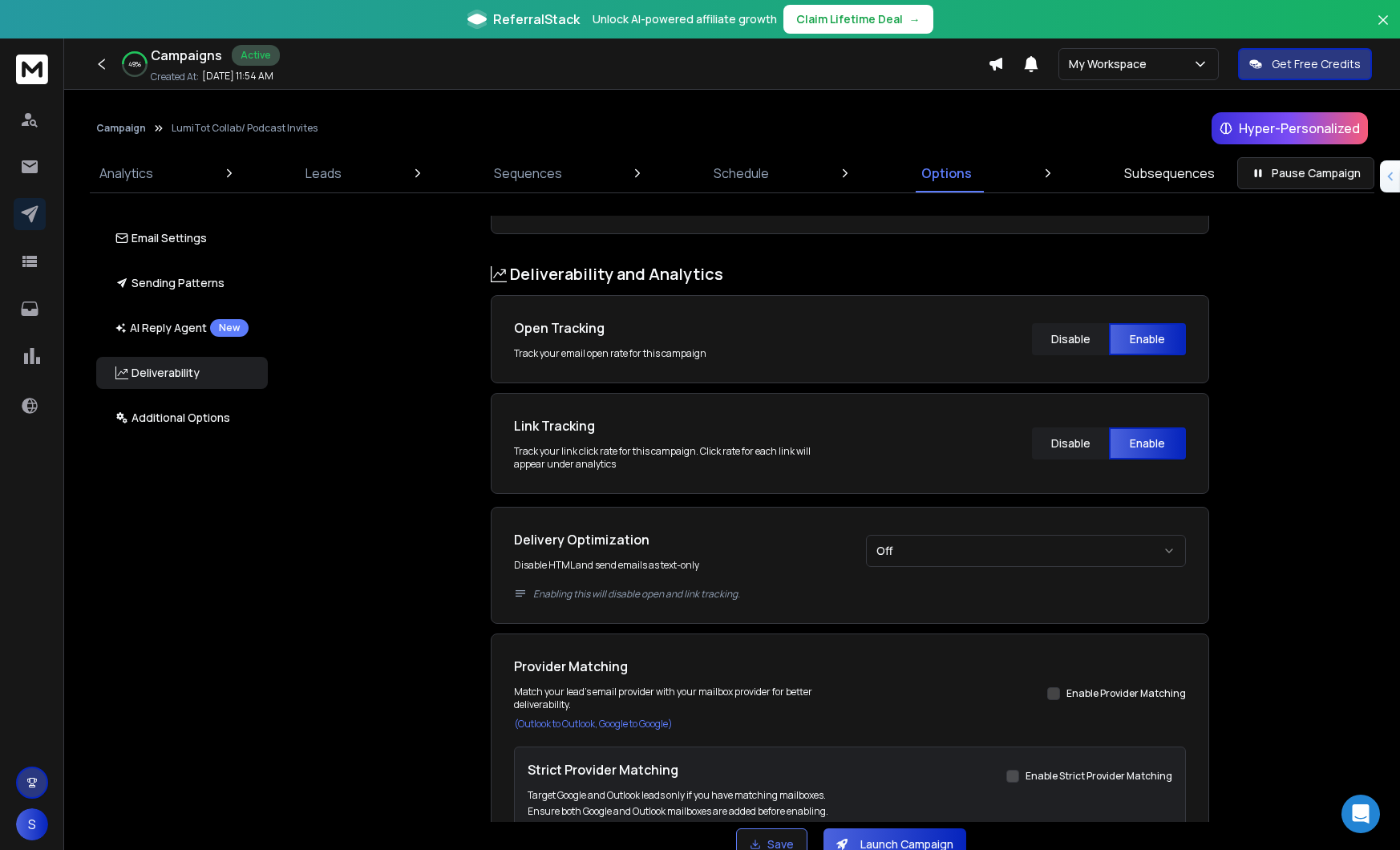
click at [1127, 190] on link "Subsequences" at bounding box center [1169, 173] width 110 height 39
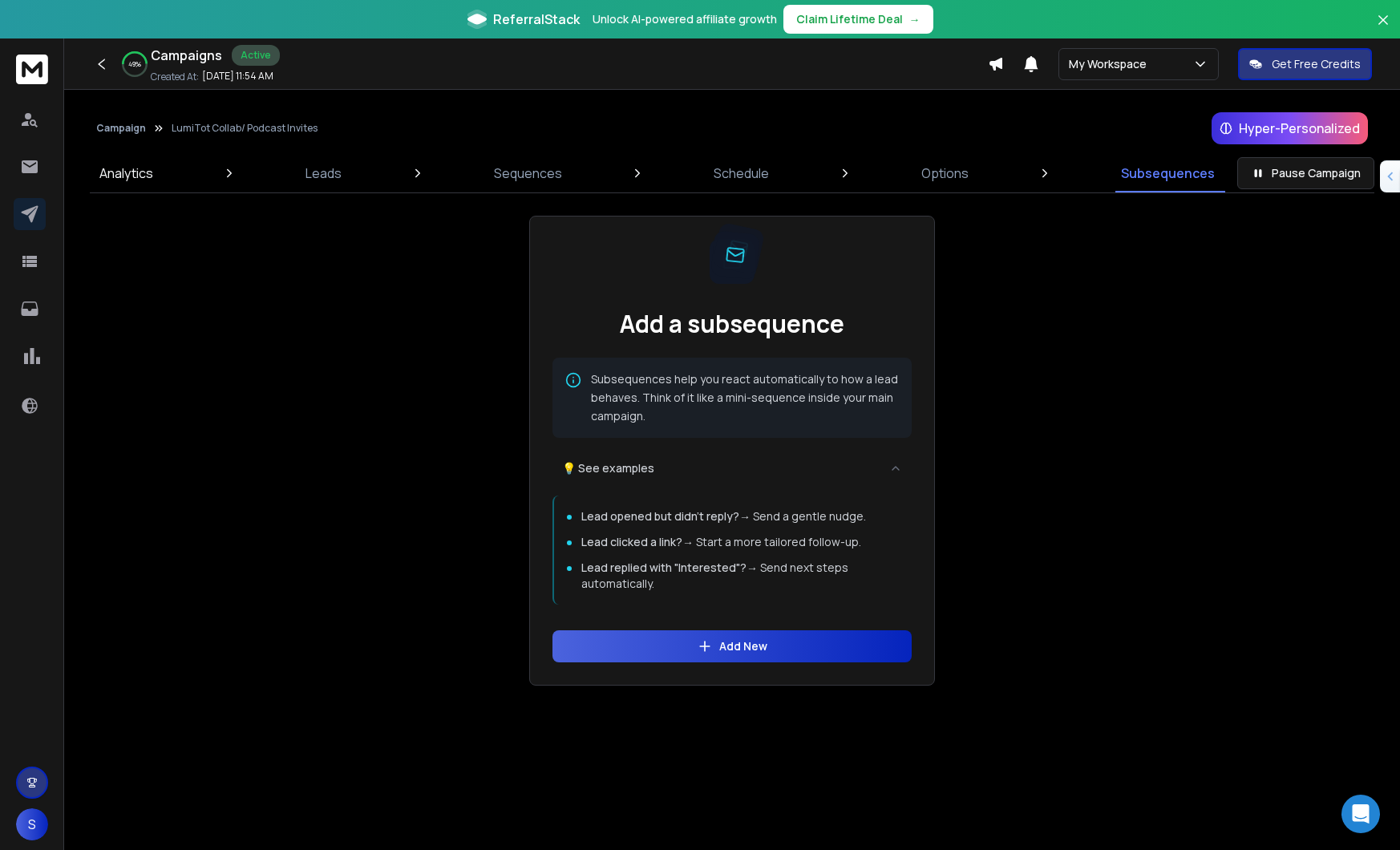
click at [121, 184] on link "Analytics" at bounding box center [126, 173] width 73 height 39
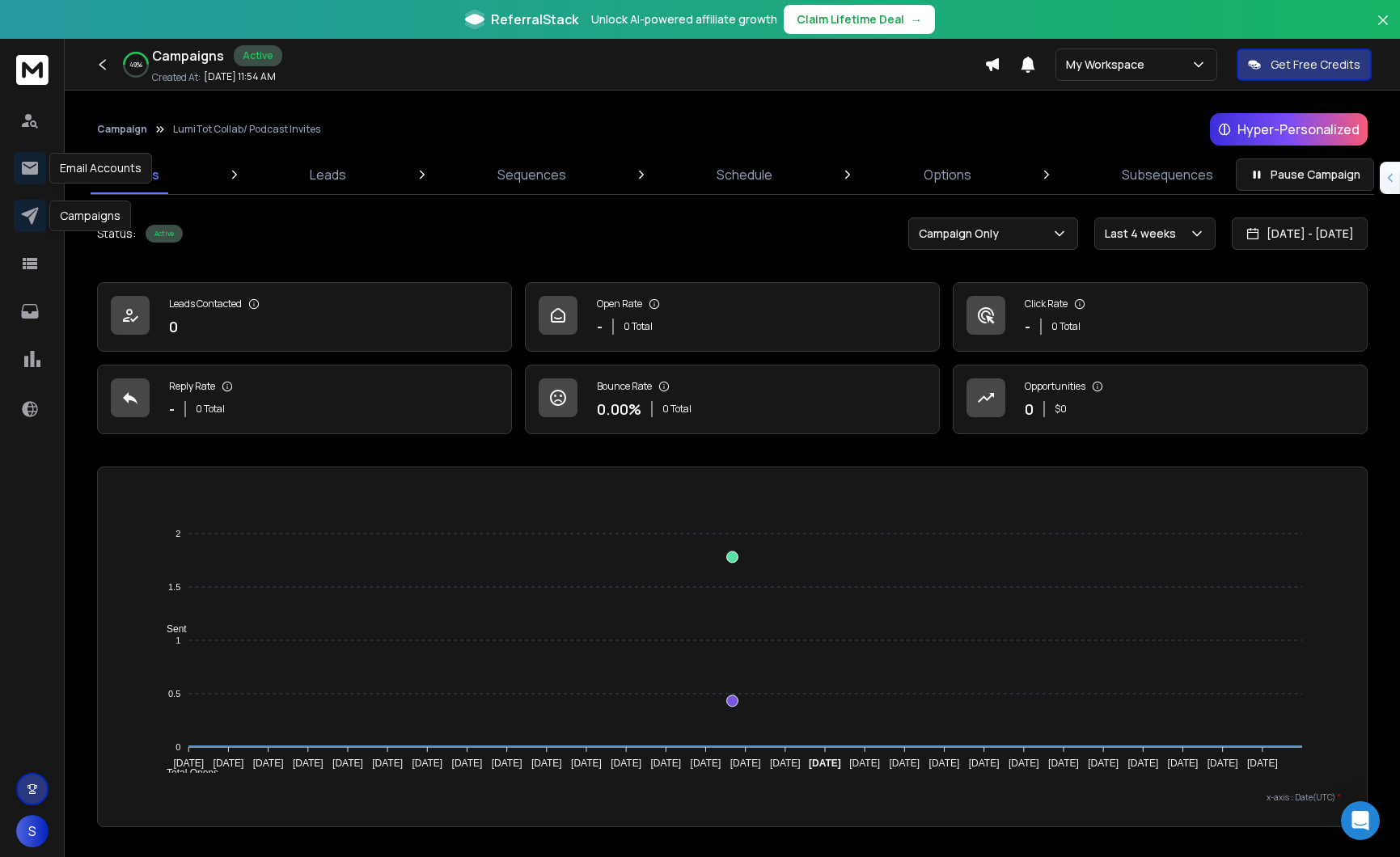
click at [35, 172] on icon at bounding box center [30, 168] width 16 height 13
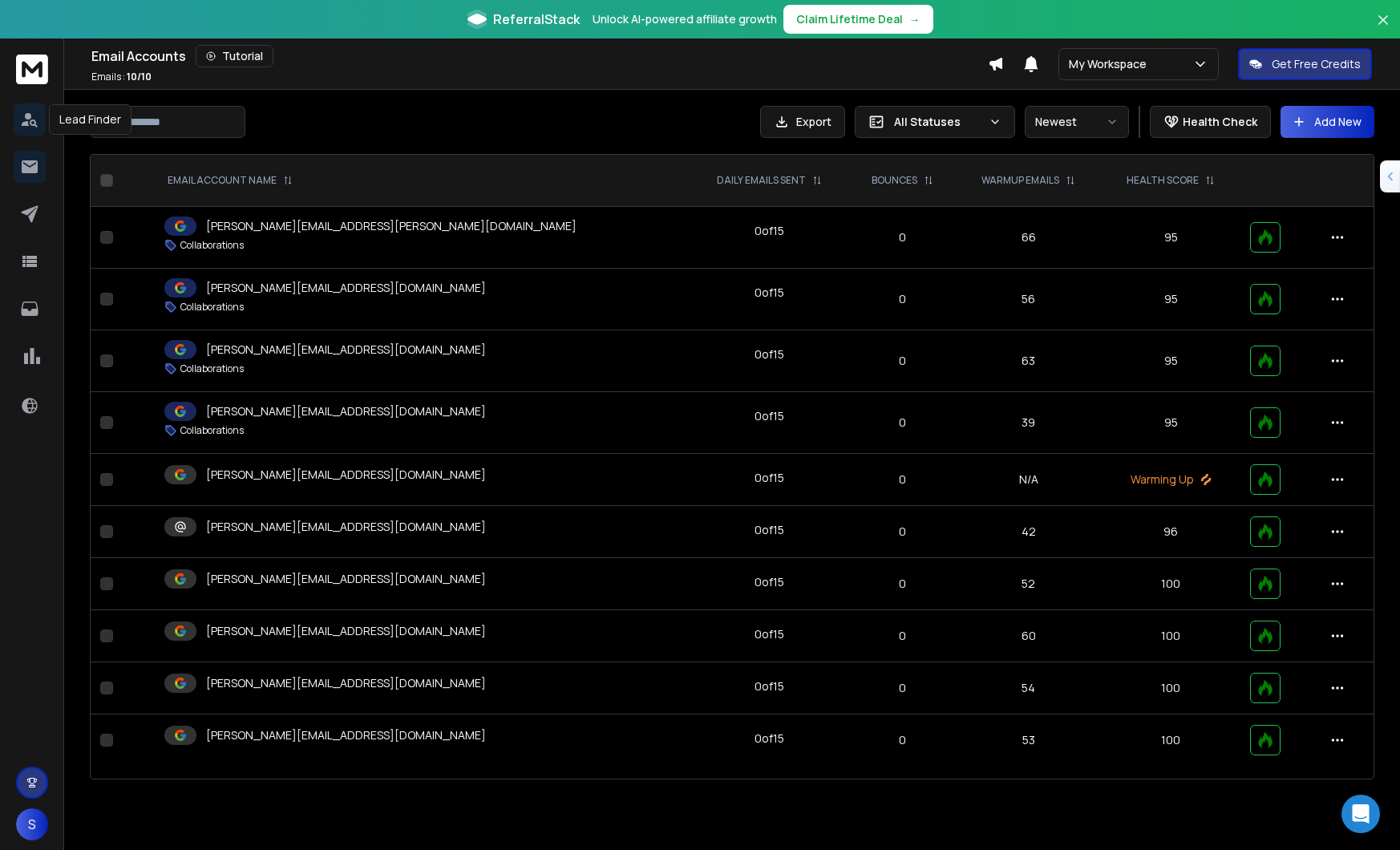
click at [28, 124] on icon at bounding box center [30, 120] width 19 height 19
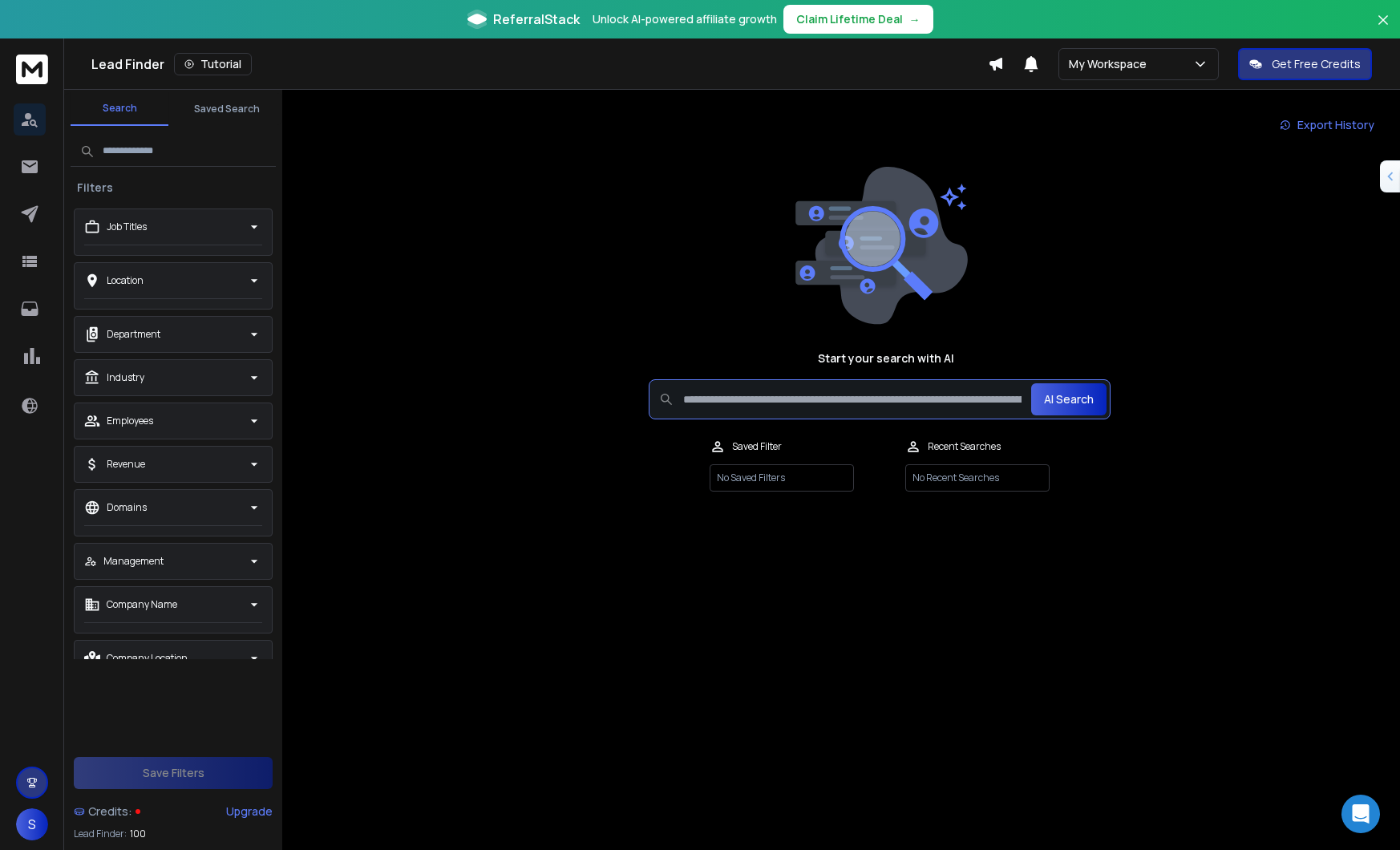
click at [31, 231] on div at bounding box center [32, 217] width 37 height 38
click at [24, 255] on icon at bounding box center [30, 262] width 19 height 19
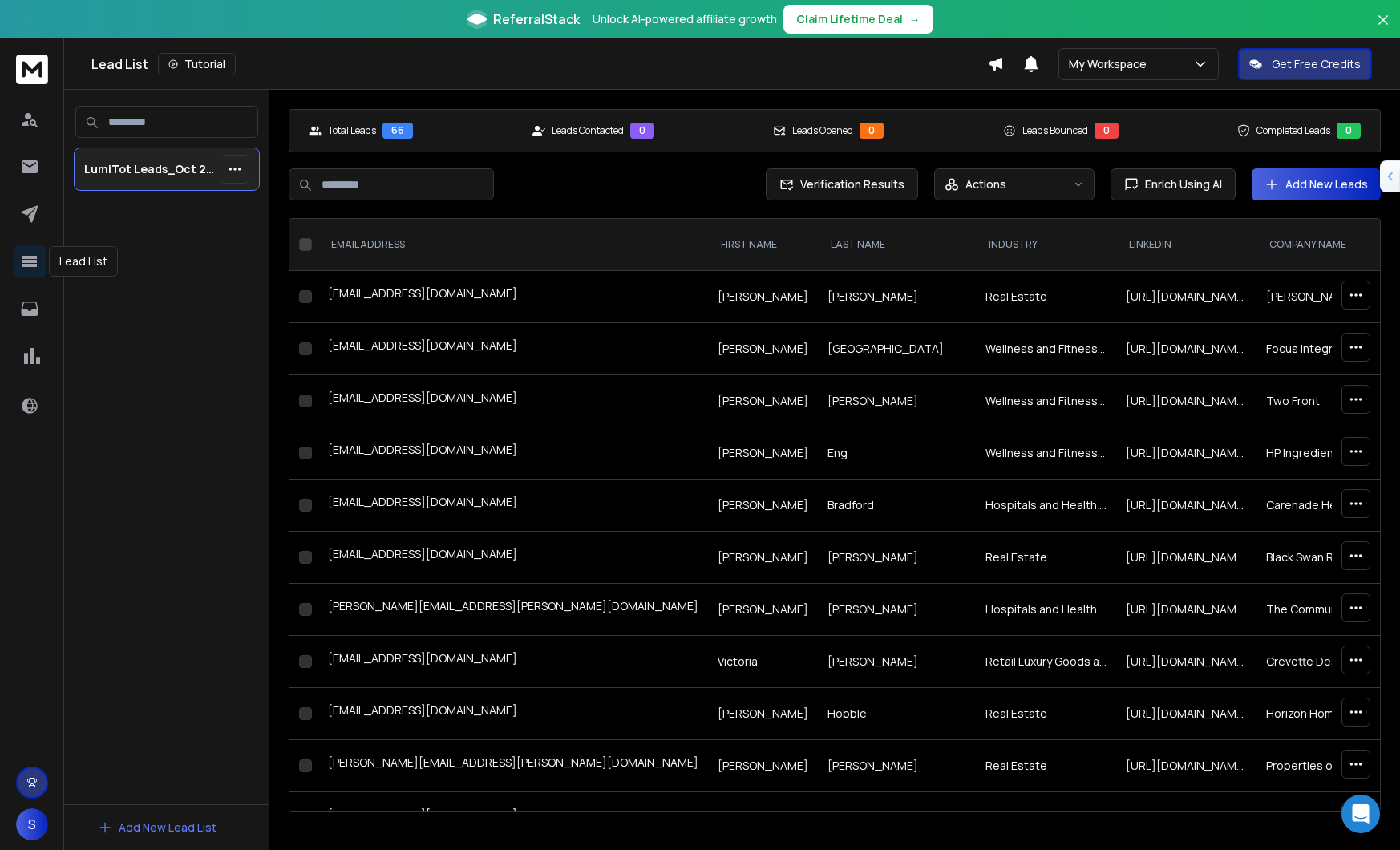
click at [25, 269] on icon at bounding box center [30, 262] width 19 height 19
click at [30, 315] on icon at bounding box center [29, 309] width 17 height 14
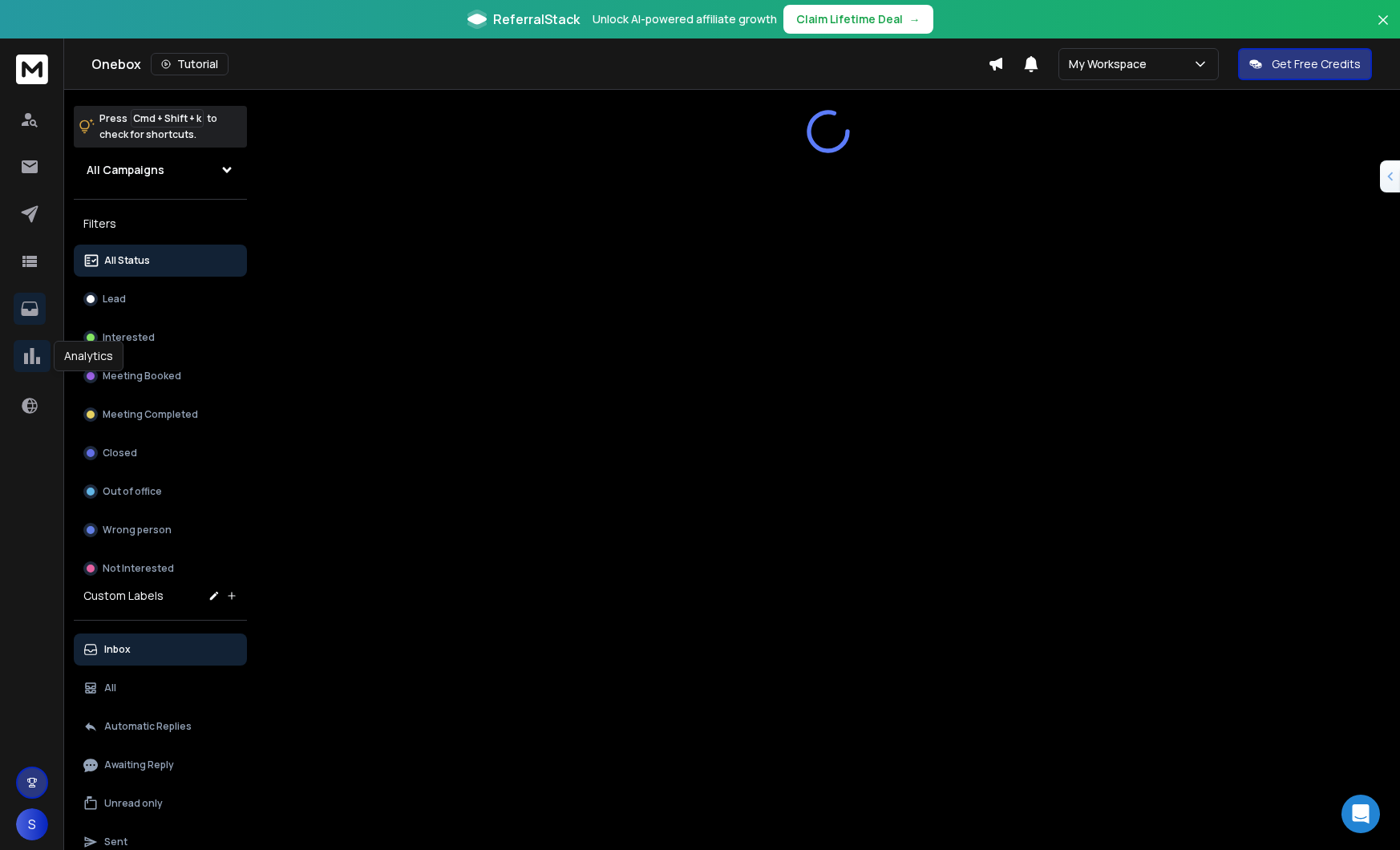
click at [26, 344] on icon at bounding box center [32, 356] width 24 height 24
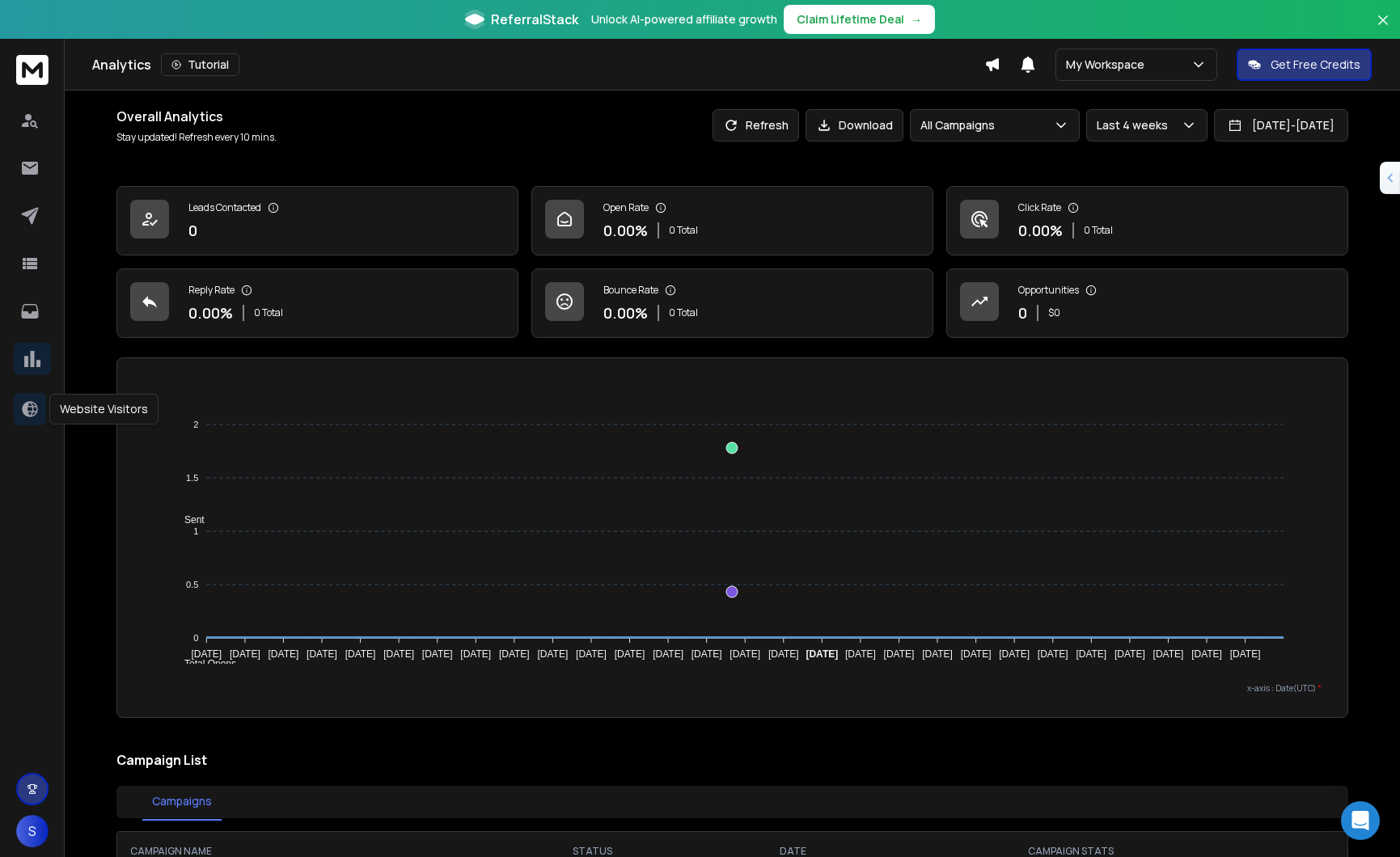
click at [31, 408] on icon at bounding box center [30, 409] width 19 height 19
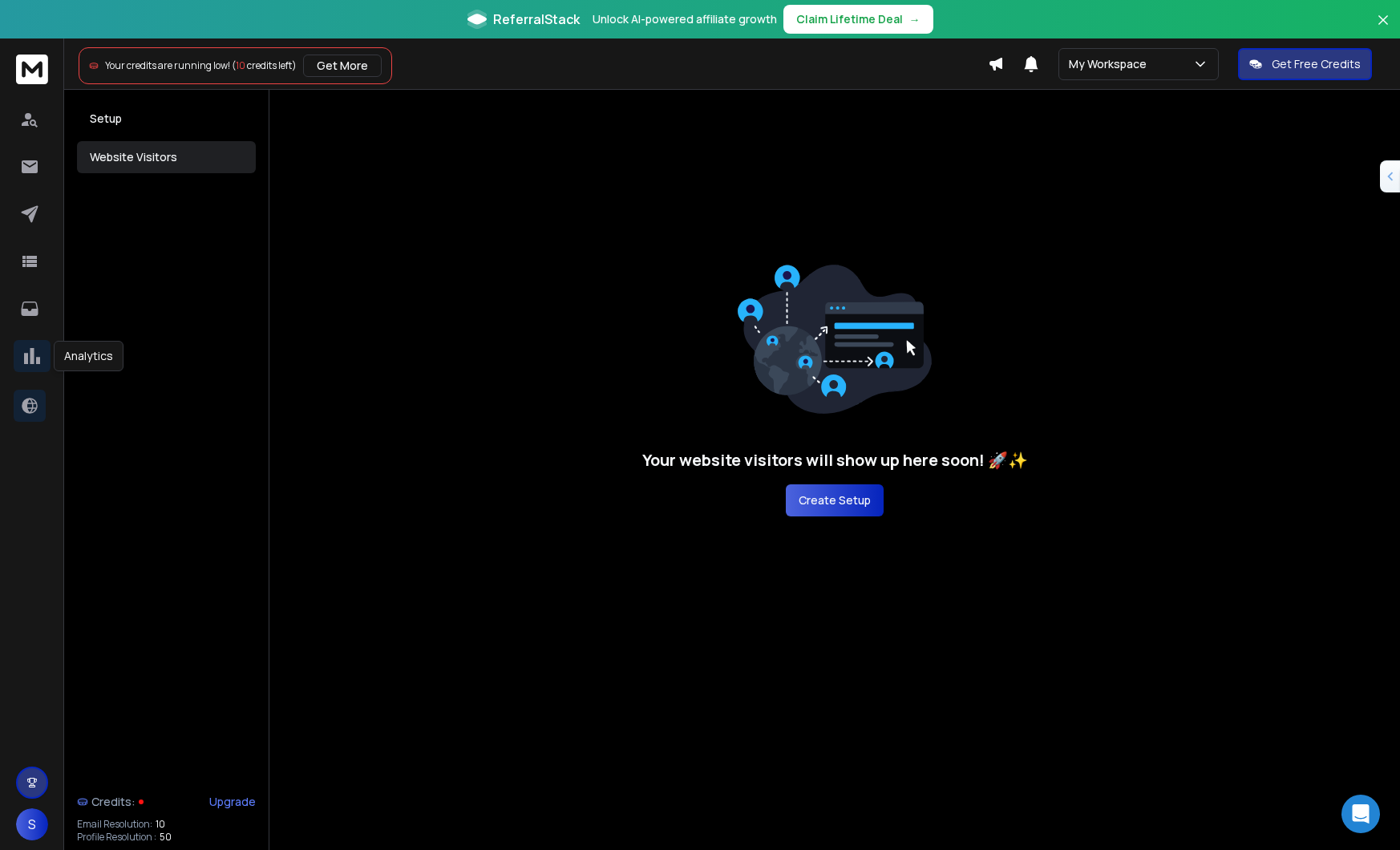
click at [39, 356] on icon at bounding box center [32, 356] width 24 height 24
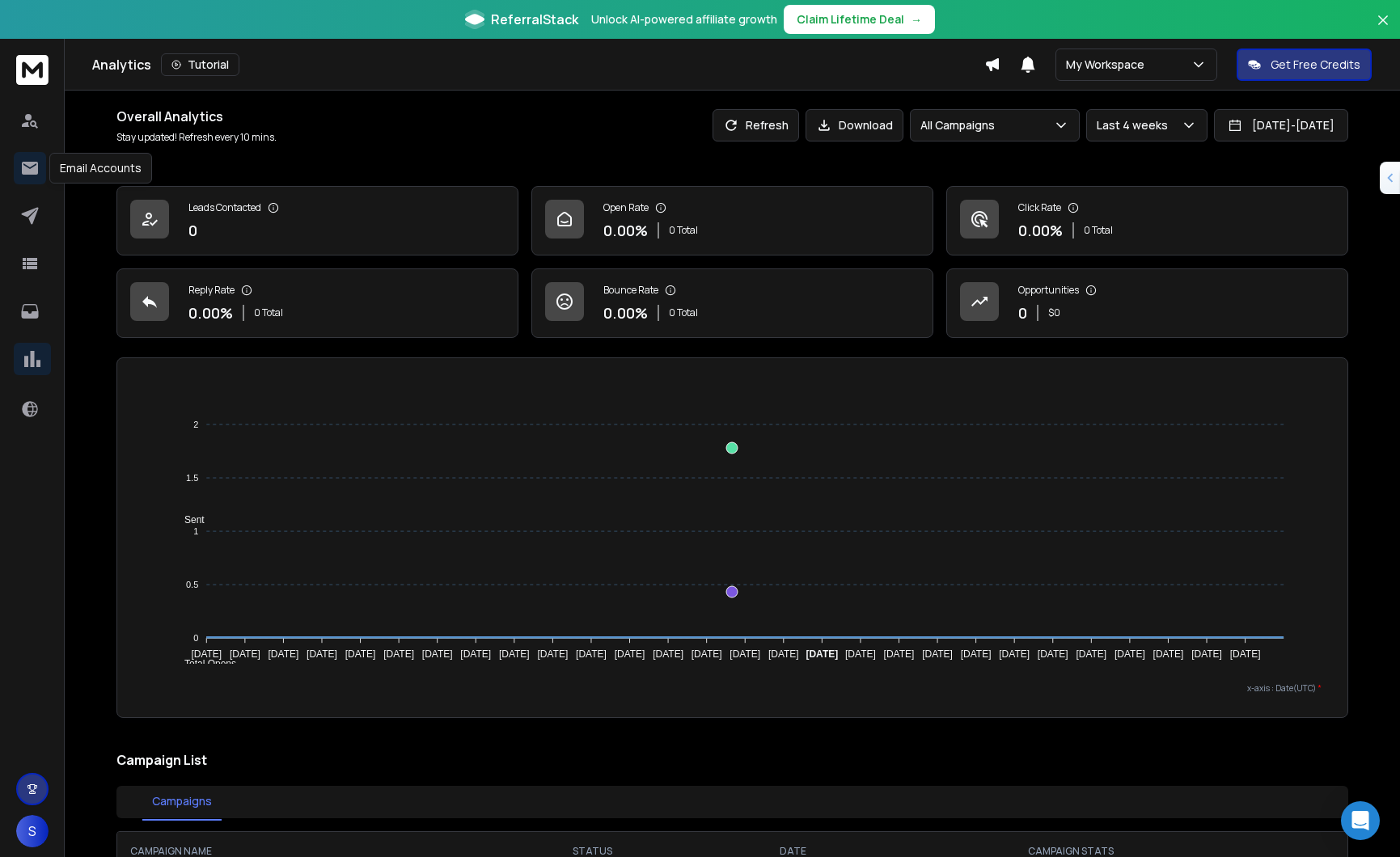
click at [15, 157] on link at bounding box center [30, 168] width 32 height 32
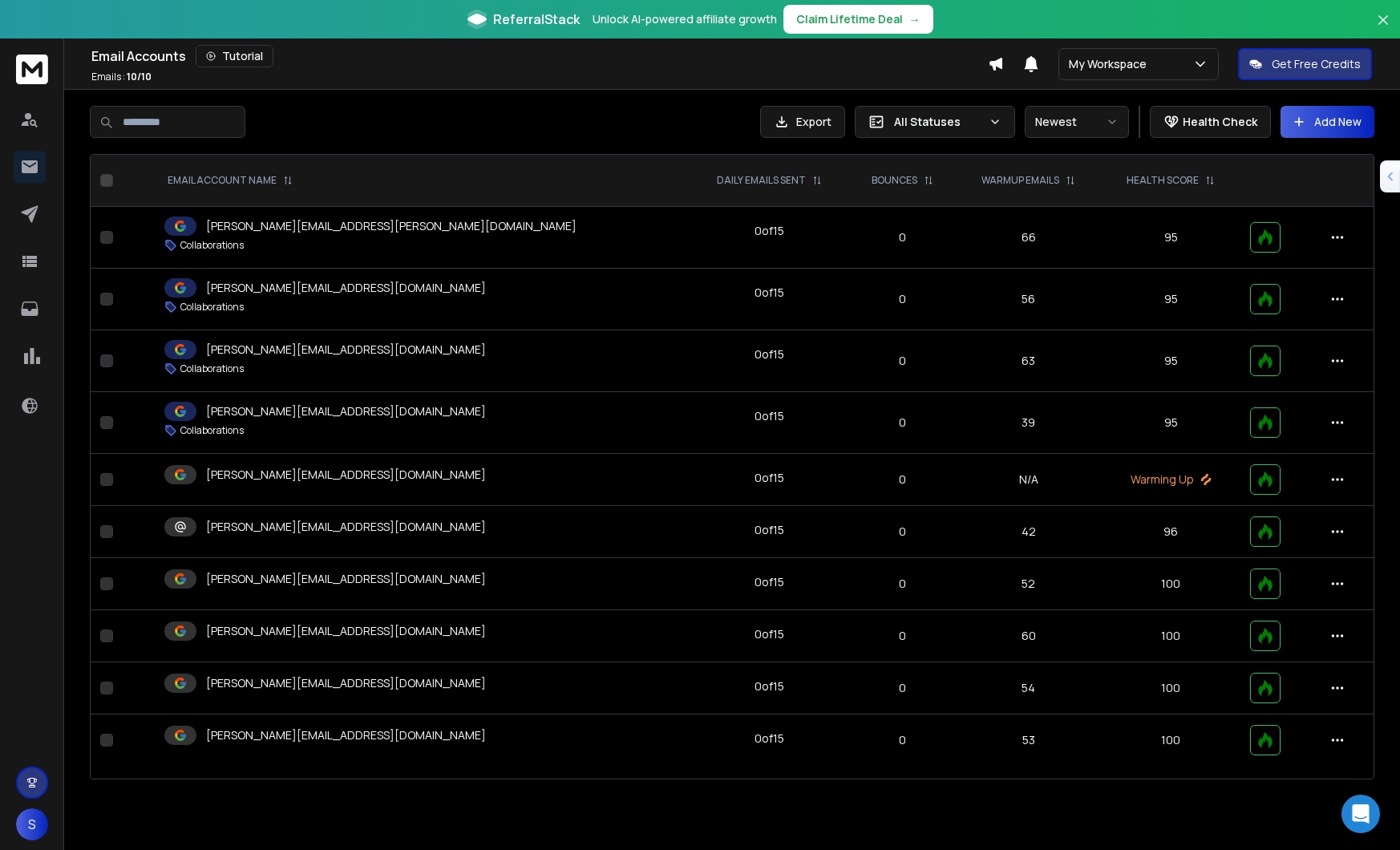
click at [1331, 109] on button "Add New" at bounding box center [1327, 122] width 94 height 32
click at [1314, 120] on button "Add New" at bounding box center [1327, 122] width 94 height 32
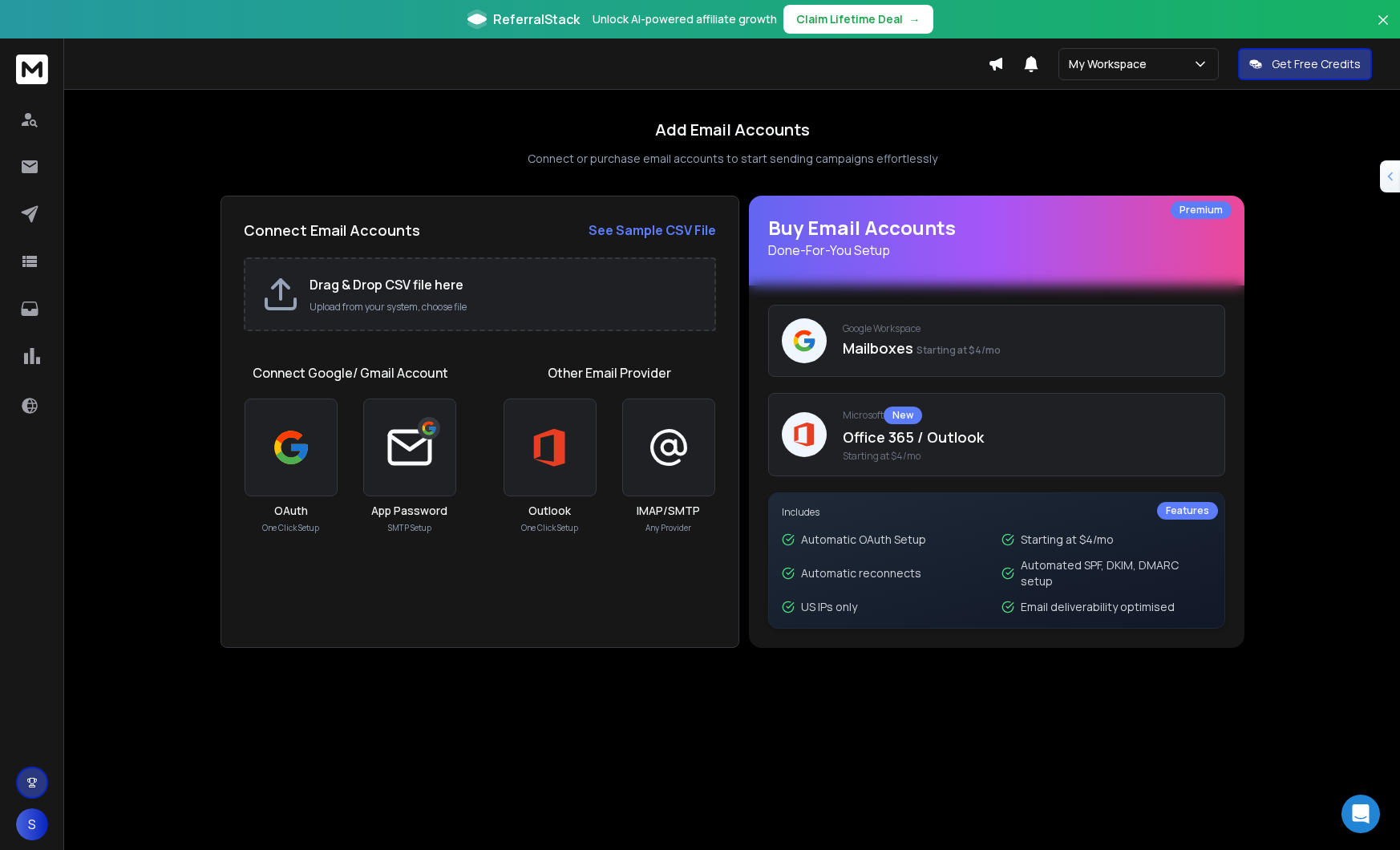
click at [900, 344] on p "Mailboxes Starting at $4/mo" at bounding box center [1028, 348] width 369 height 22
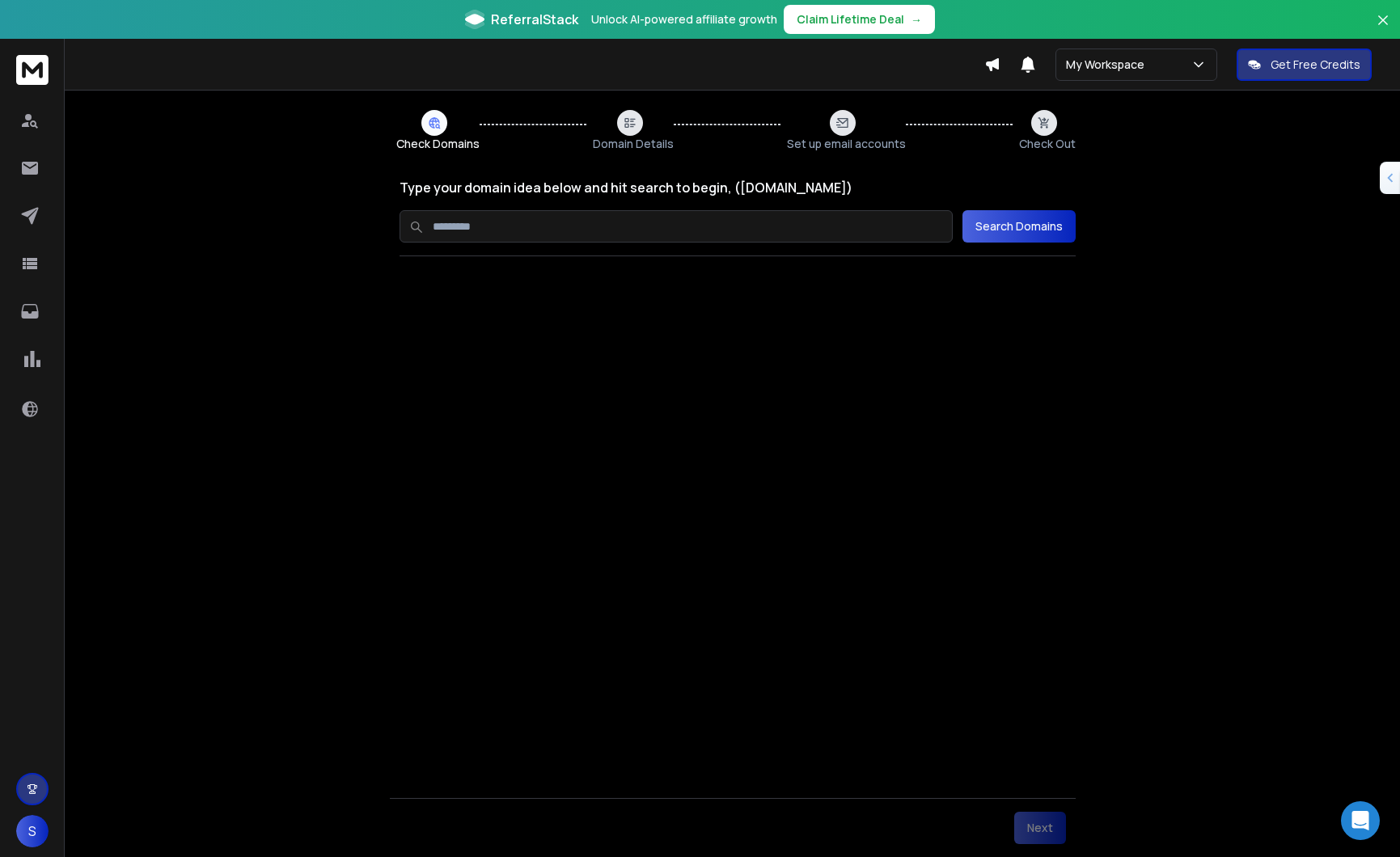
click at [467, 223] on input at bounding box center [677, 227] width 554 height 32
click at [440, 227] on input "**********" at bounding box center [677, 227] width 554 height 32
click at [439, 228] on input "**********" at bounding box center [677, 227] width 554 height 32
click at [487, 279] on div "**********" at bounding box center [733, 533] width 686 height 711
click at [1004, 227] on button "Search Domains" at bounding box center [1019, 227] width 113 height 32
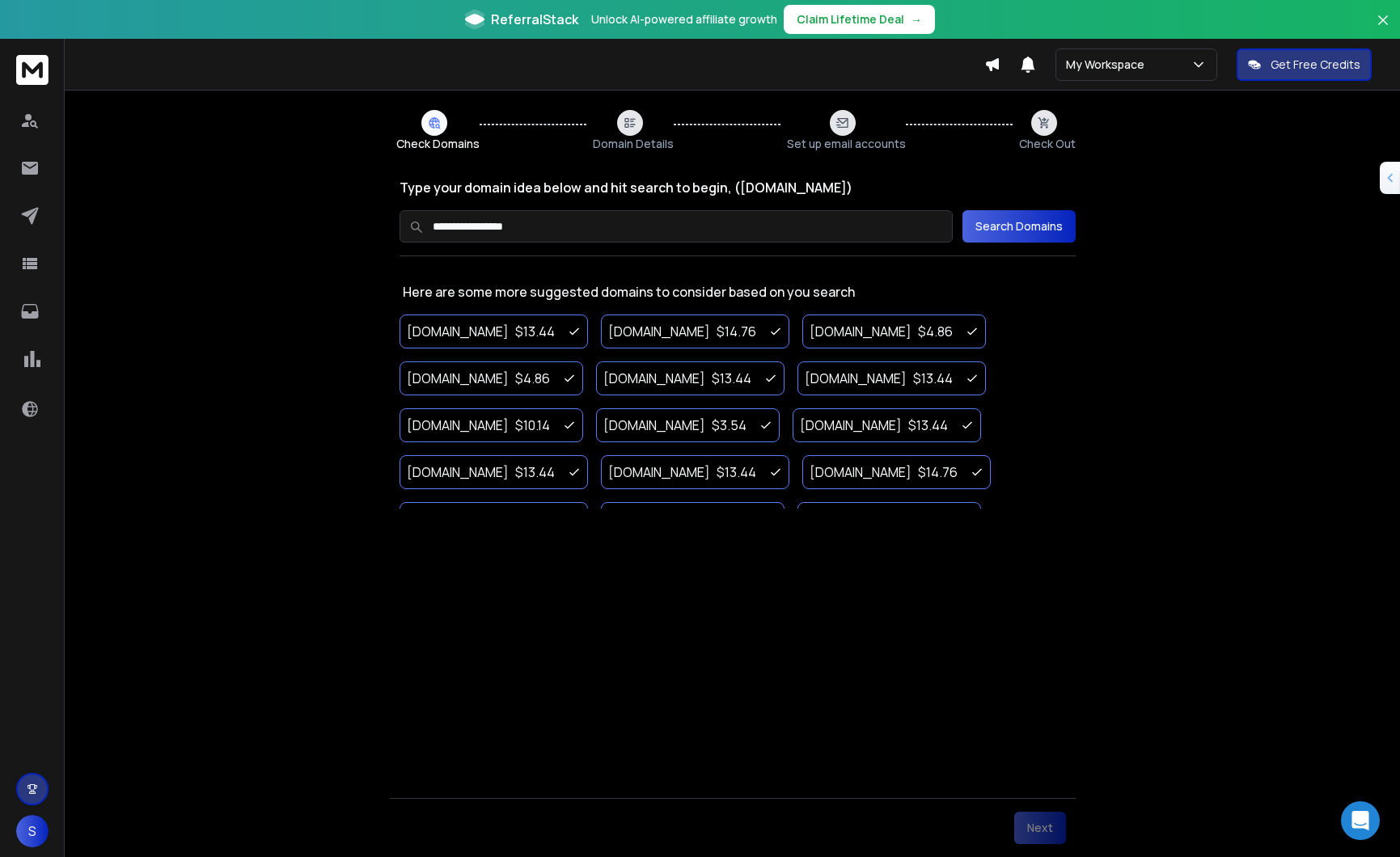
click at [537, 336] on h4 "$ 13.44" at bounding box center [535, 332] width 40 height 19
click at [534, 337] on h4 "$ 13.44" at bounding box center [535, 332] width 40 height 19
click at [441, 226] on input "**********" at bounding box center [677, 227] width 554 height 32
click at [601, 218] on input "**********" at bounding box center [677, 227] width 554 height 32
click at [601, 223] on input "**********" at bounding box center [677, 227] width 554 height 32
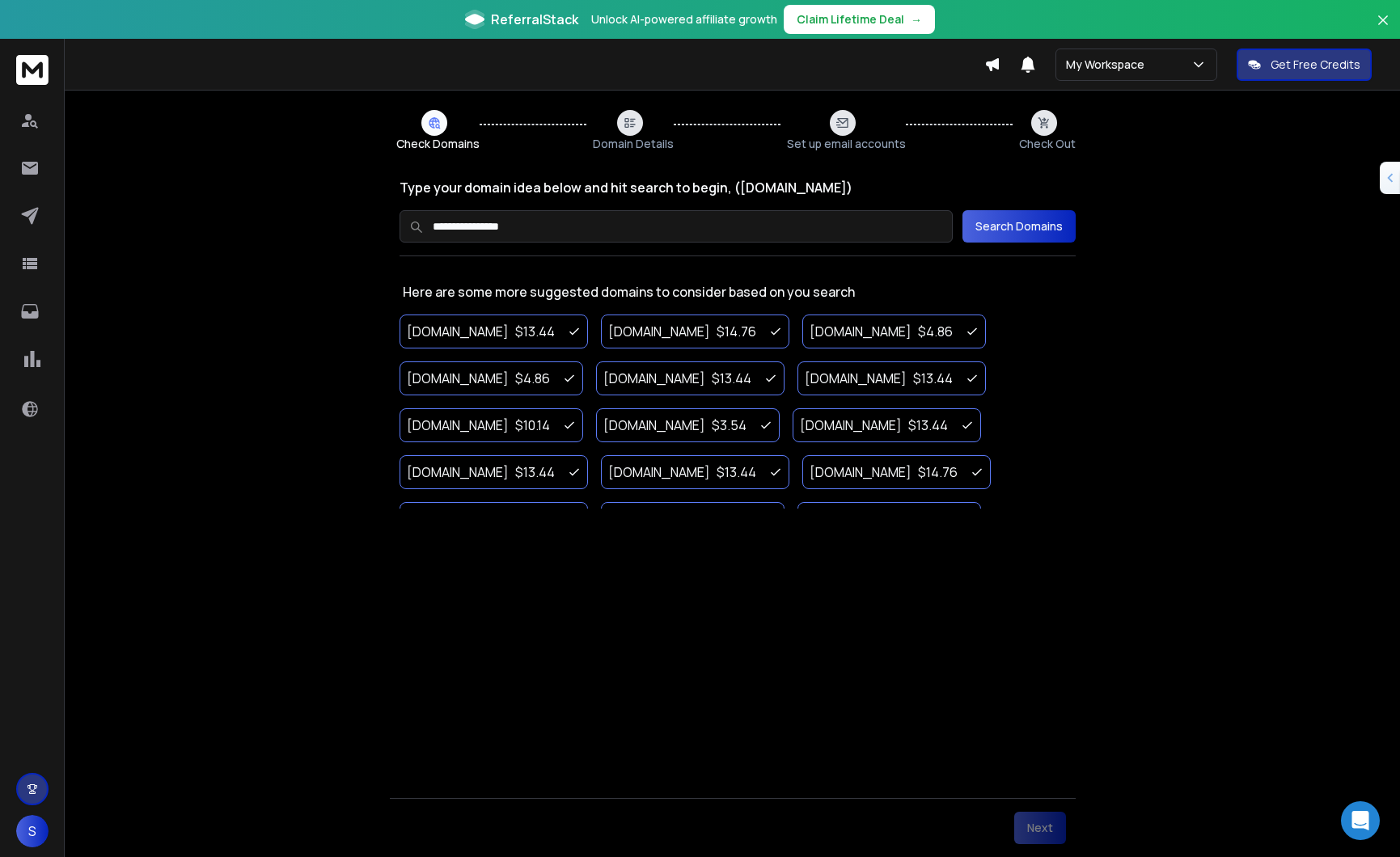
click at [988, 230] on button "Search Domains" at bounding box center [1019, 227] width 113 height 32
drag, startPoint x: 442, startPoint y: 320, endPoint x: 433, endPoint y: 320, distance: 9.0
click at [433, 320] on div "[DOMAIN_NAME] $ 13.44" at bounding box center [494, 332] width 189 height 34
click at [435, 329] on h3 "[DOMAIN_NAME]" at bounding box center [458, 332] width 102 height 19
click at [622, 335] on h3 "[DOMAIN_NAME]" at bounding box center [660, 332] width 102 height 19
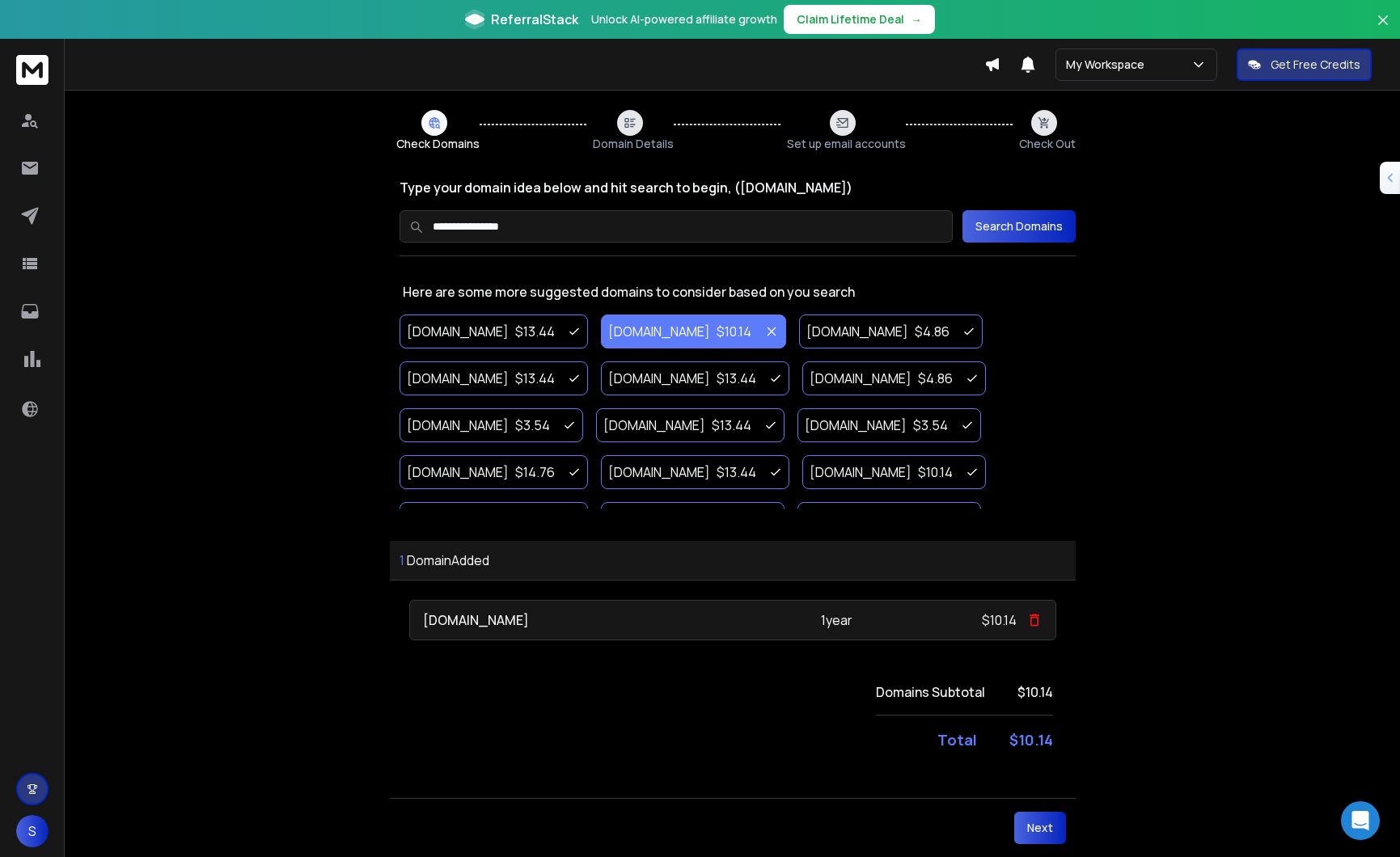
click at [779, 329] on icon at bounding box center [772, 332] width 15 height 15
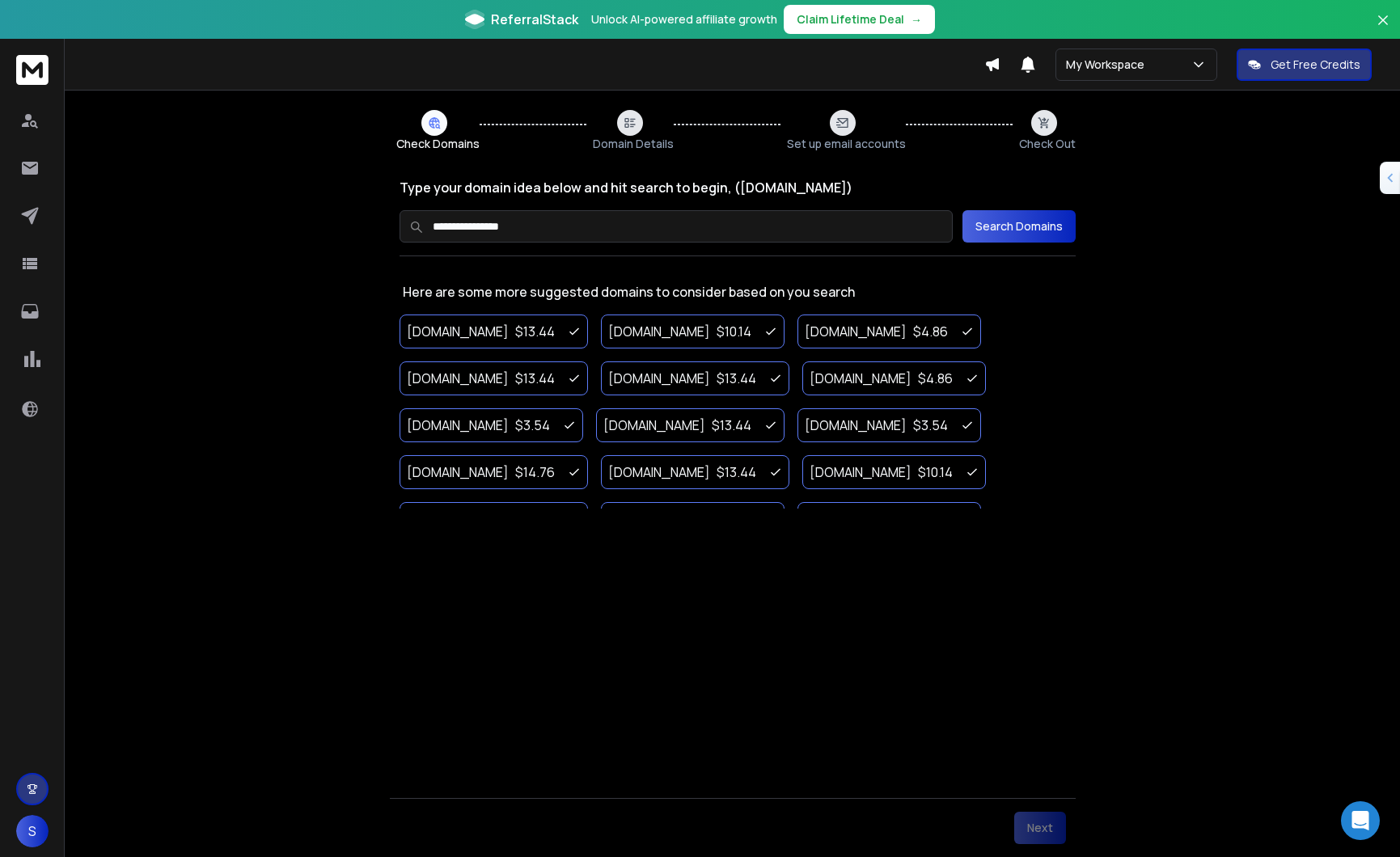
click at [445, 227] on input "**********" at bounding box center [677, 227] width 554 height 32
click at [439, 227] on input "**********" at bounding box center [677, 227] width 554 height 32
click at [599, 233] on input "**********" at bounding box center [677, 227] width 554 height 32
click at [430, 226] on input "**********" at bounding box center [677, 227] width 554 height 32
click at [436, 227] on input "**********" at bounding box center [677, 227] width 554 height 32
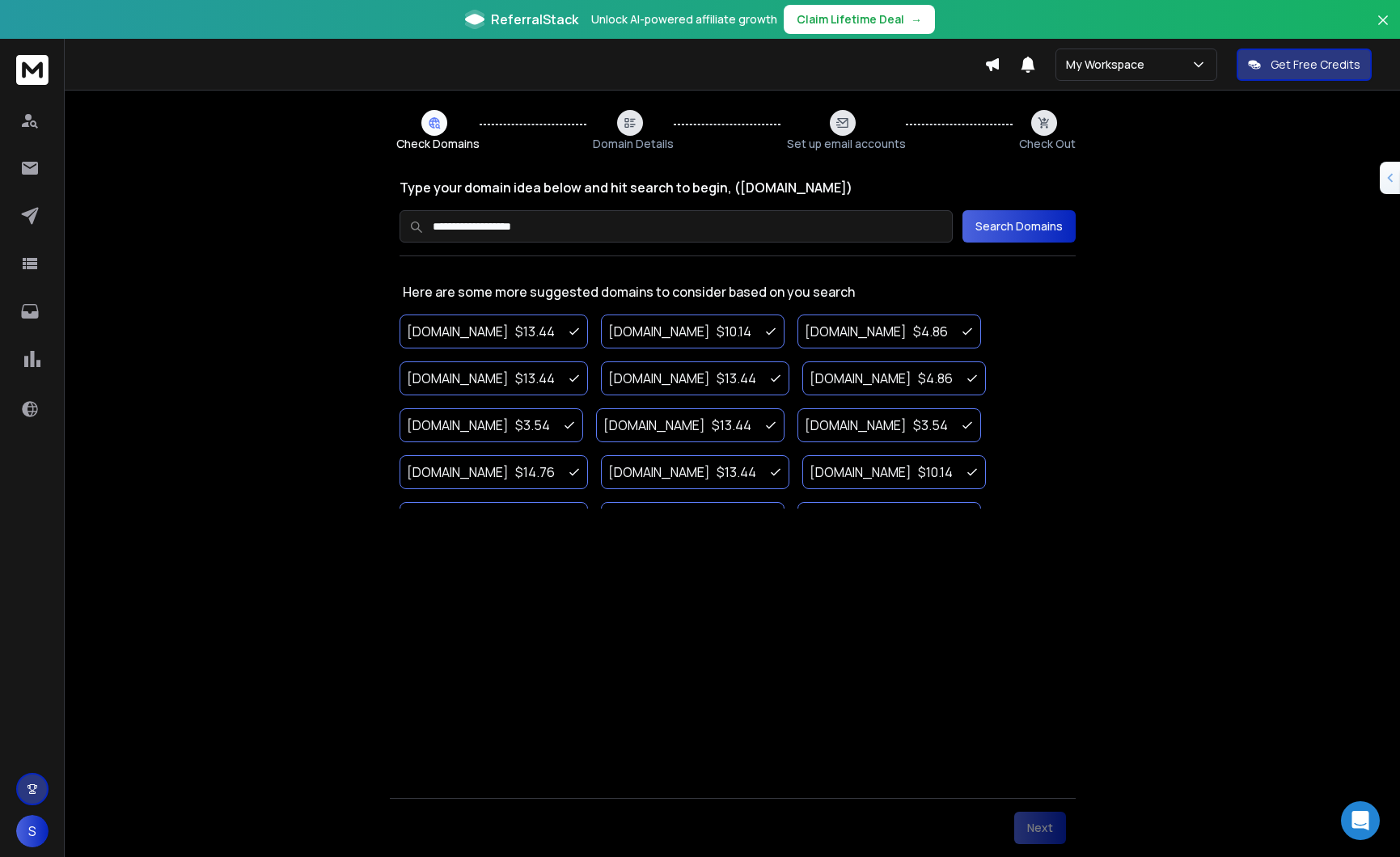
click at [436, 227] on input "**********" at bounding box center [677, 227] width 554 height 32
click at [450, 219] on input "**********" at bounding box center [677, 227] width 554 height 32
drag, startPoint x: 463, startPoint y: 225, endPoint x: 430, endPoint y: 227, distance: 33.1
click at [430, 227] on input "**********" at bounding box center [677, 227] width 554 height 32
click at [575, 224] on input "**********" at bounding box center [677, 227] width 554 height 32
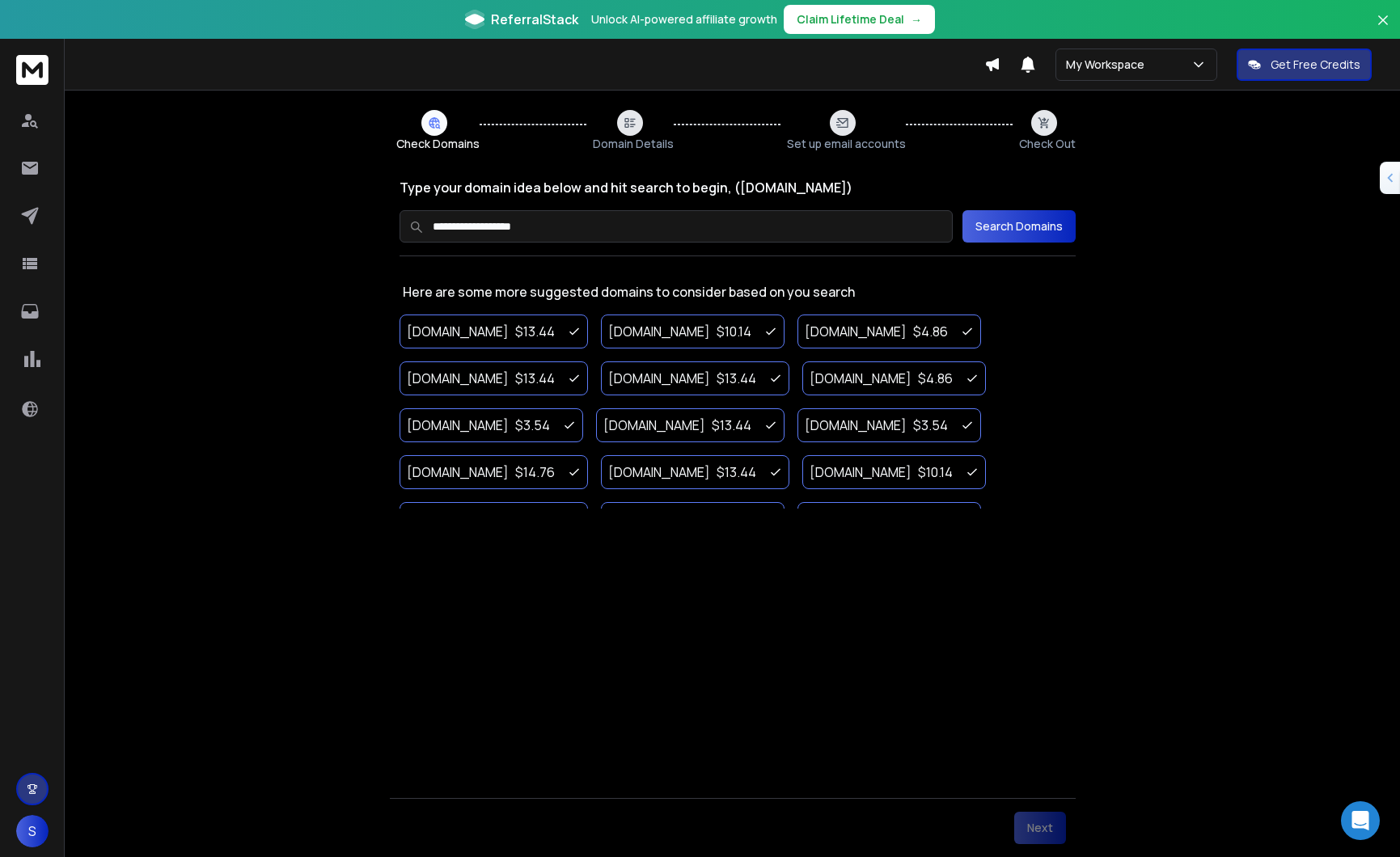
click at [1006, 239] on button "Search Domains" at bounding box center [1019, 227] width 113 height 32
click at [481, 338] on h3 "[DOMAIN_NAME]" at bounding box center [458, 332] width 102 height 19
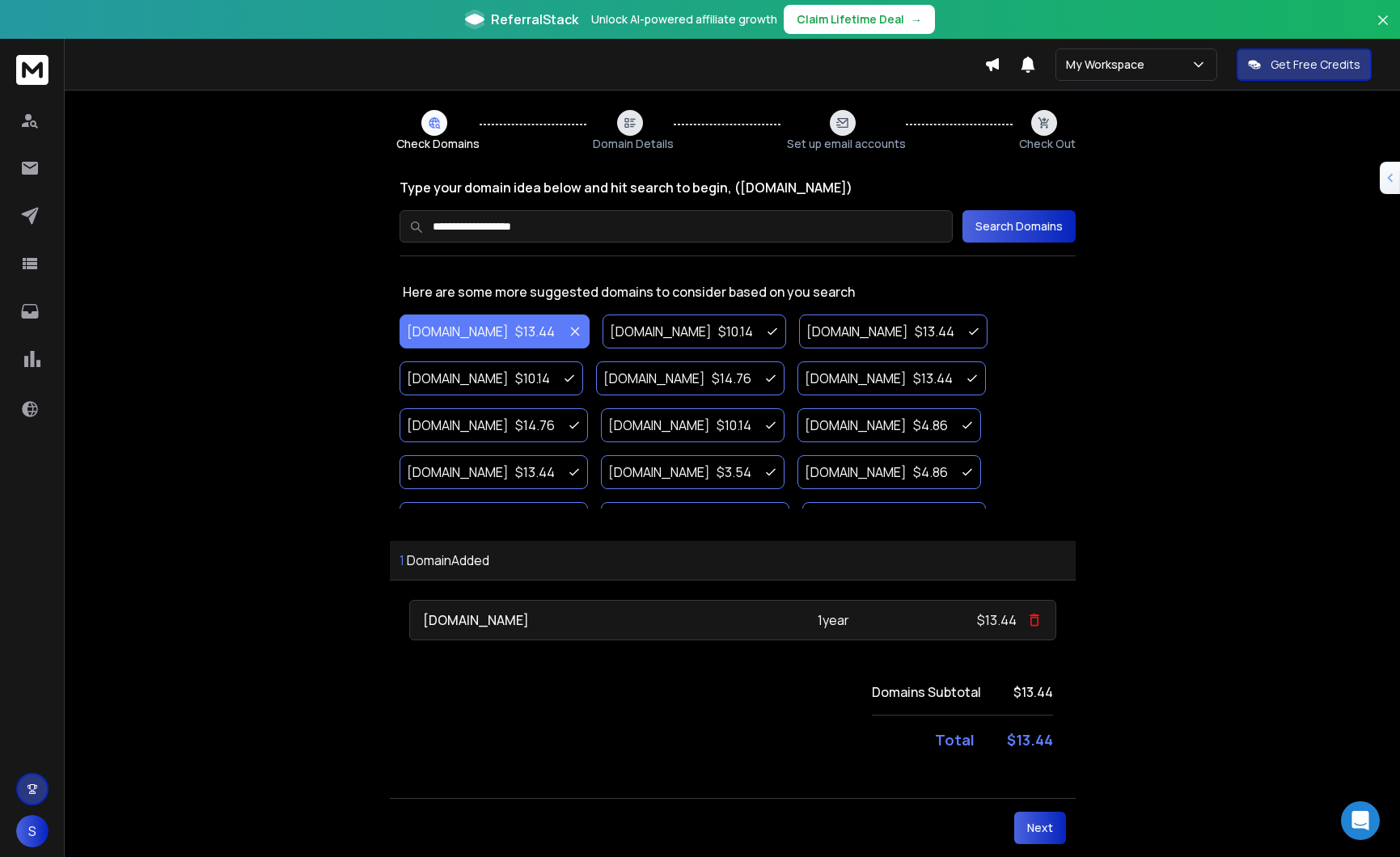
click at [431, 228] on input "**********" at bounding box center [677, 227] width 554 height 32
click at [645, 231] on input "**********" at bounding box center [677, 227] width 554 height 32
type input "**********"
click at [1018, 231] on button "Search Domains" at bounding box center [1019, 227] width 113 height 32
click at [563, 346] on div "[DOMAIN_NAME] $ 13.44" at bounding box center [494, 332] width 189 height 34
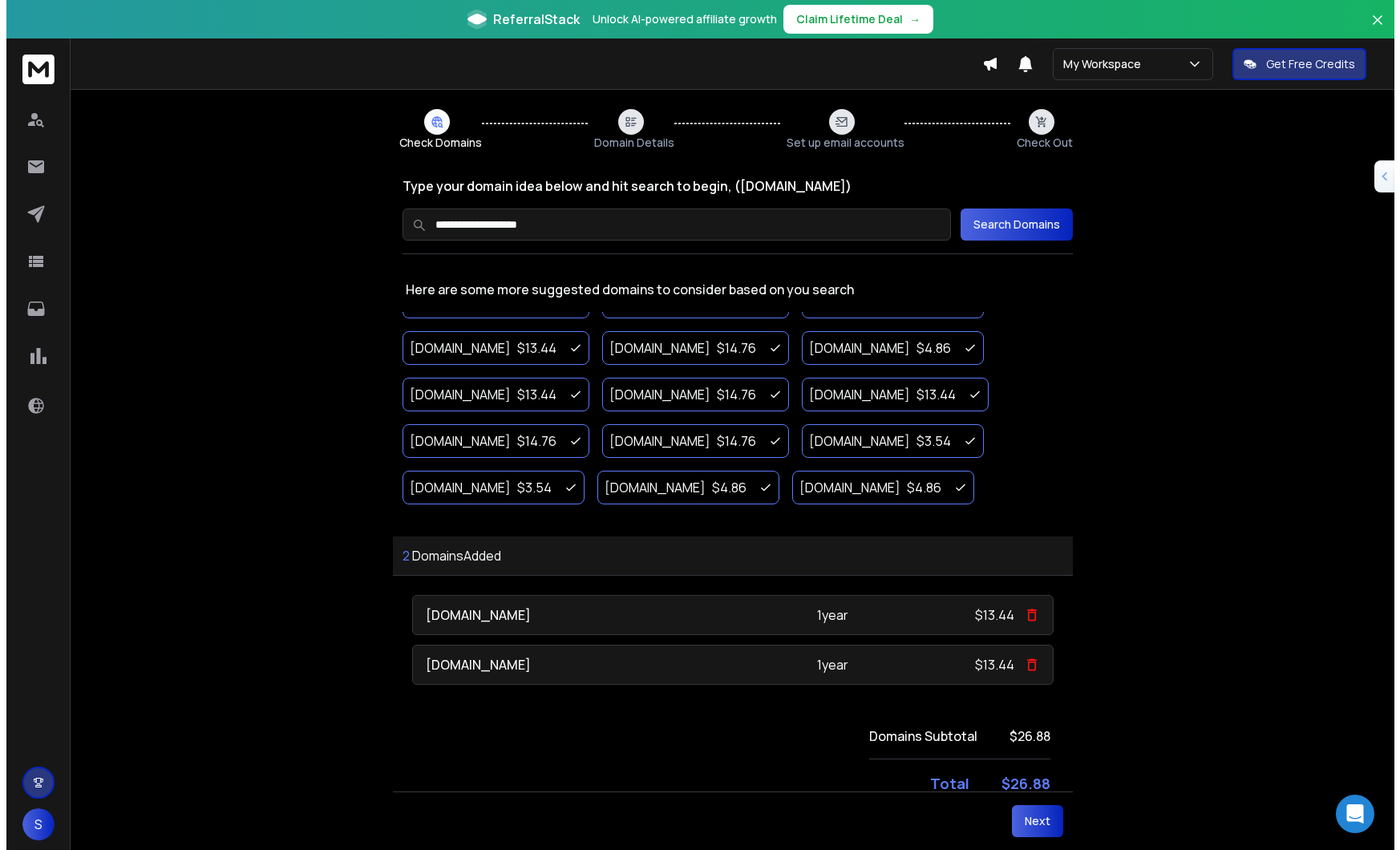
scroll to position [181, 0]
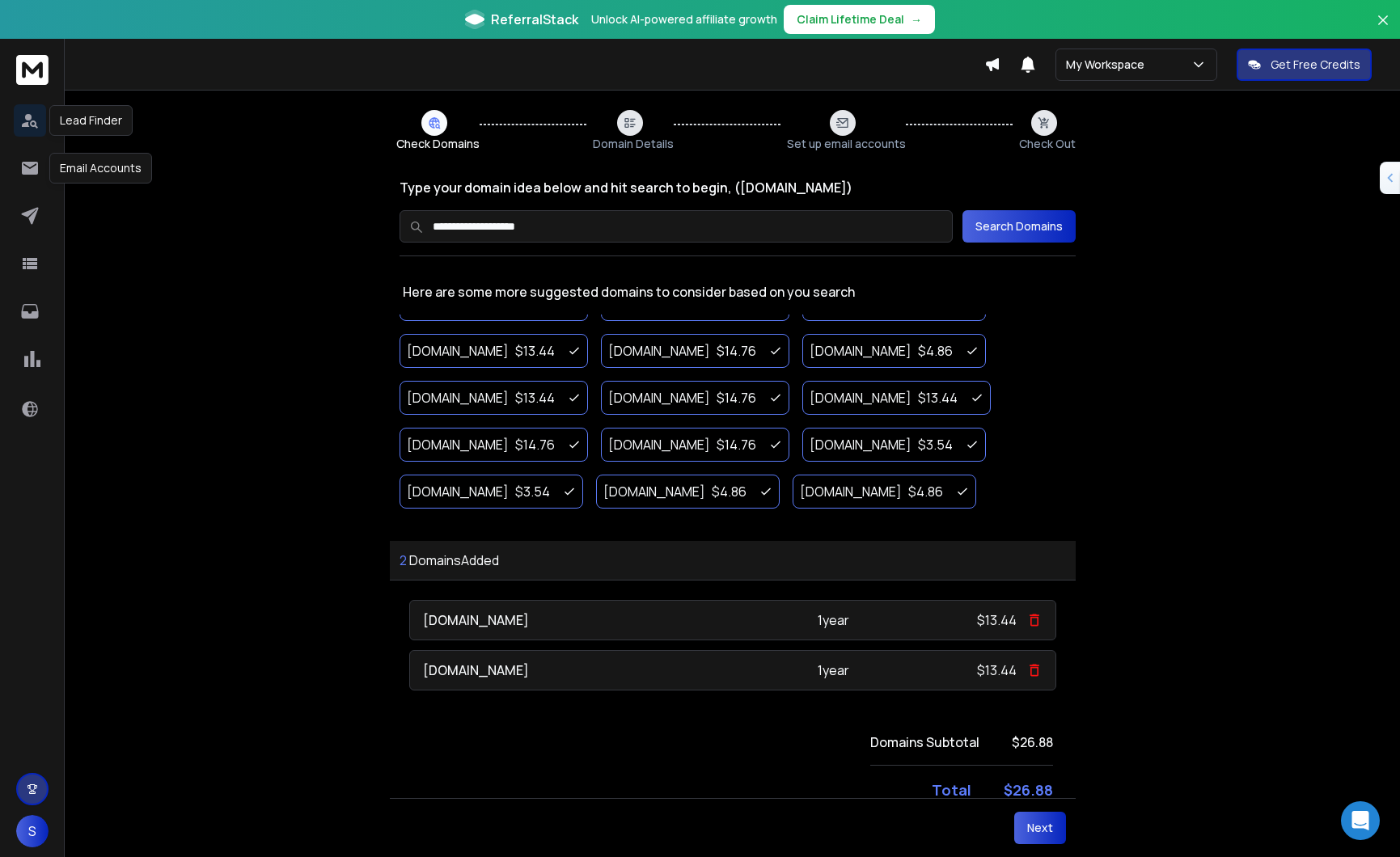
click at [40, 121] on link at bounding box center [30, 121] width 32 height 32
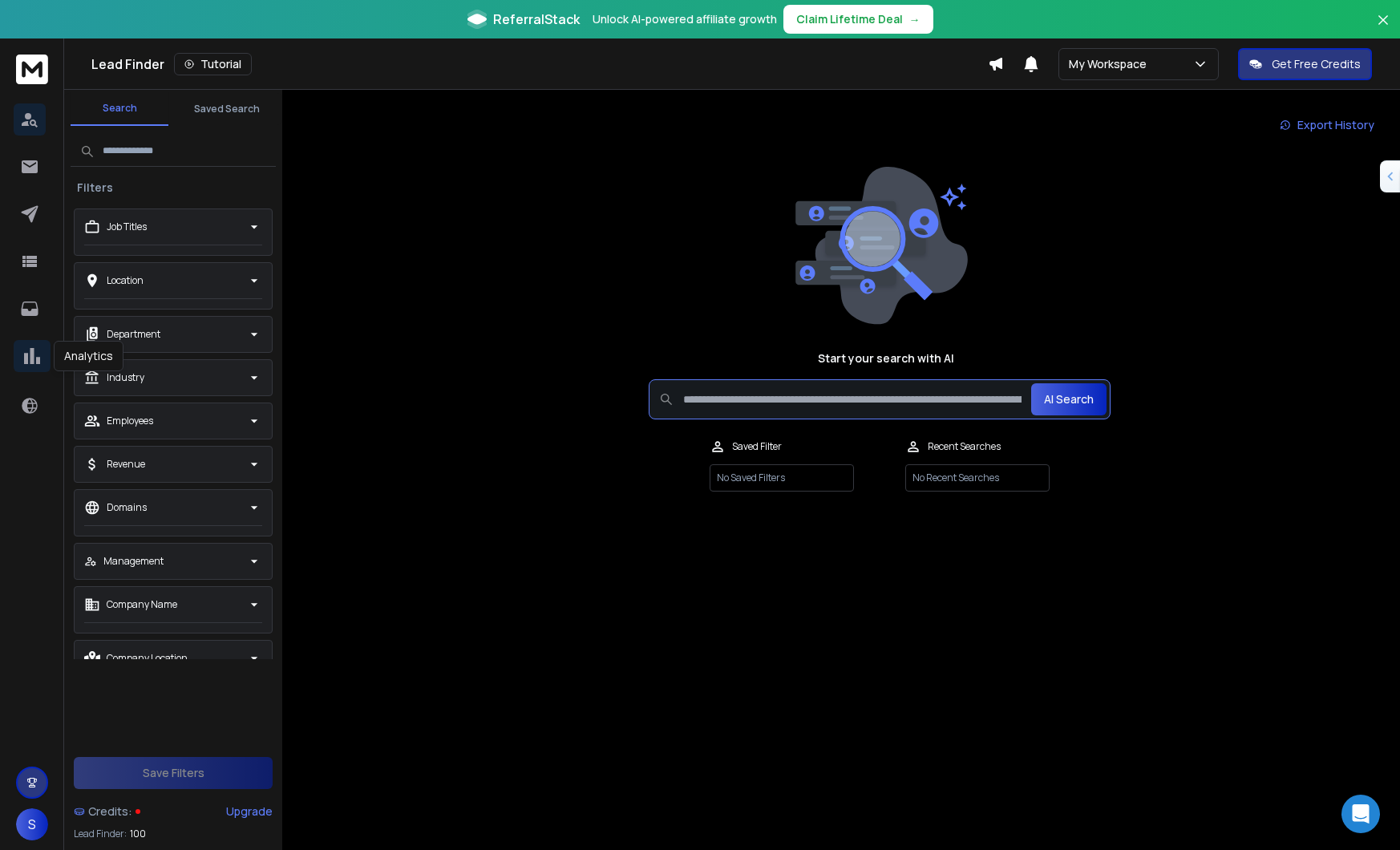
click at [30, 360] on icon at bounding box center [32, 356] width 16 height 16
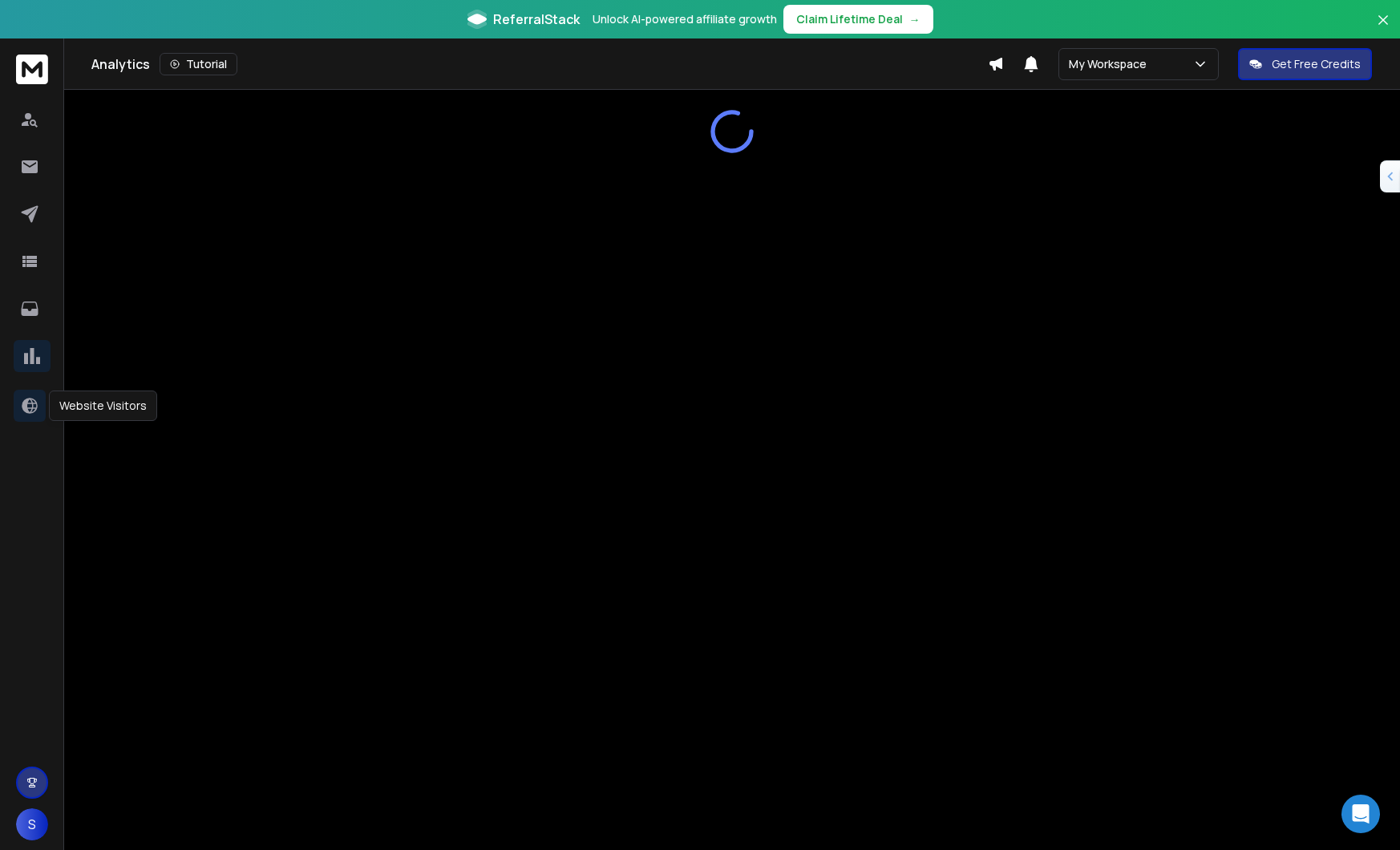
click at [34, 393] on link at bounding box center [30, 406] width 32 height 32
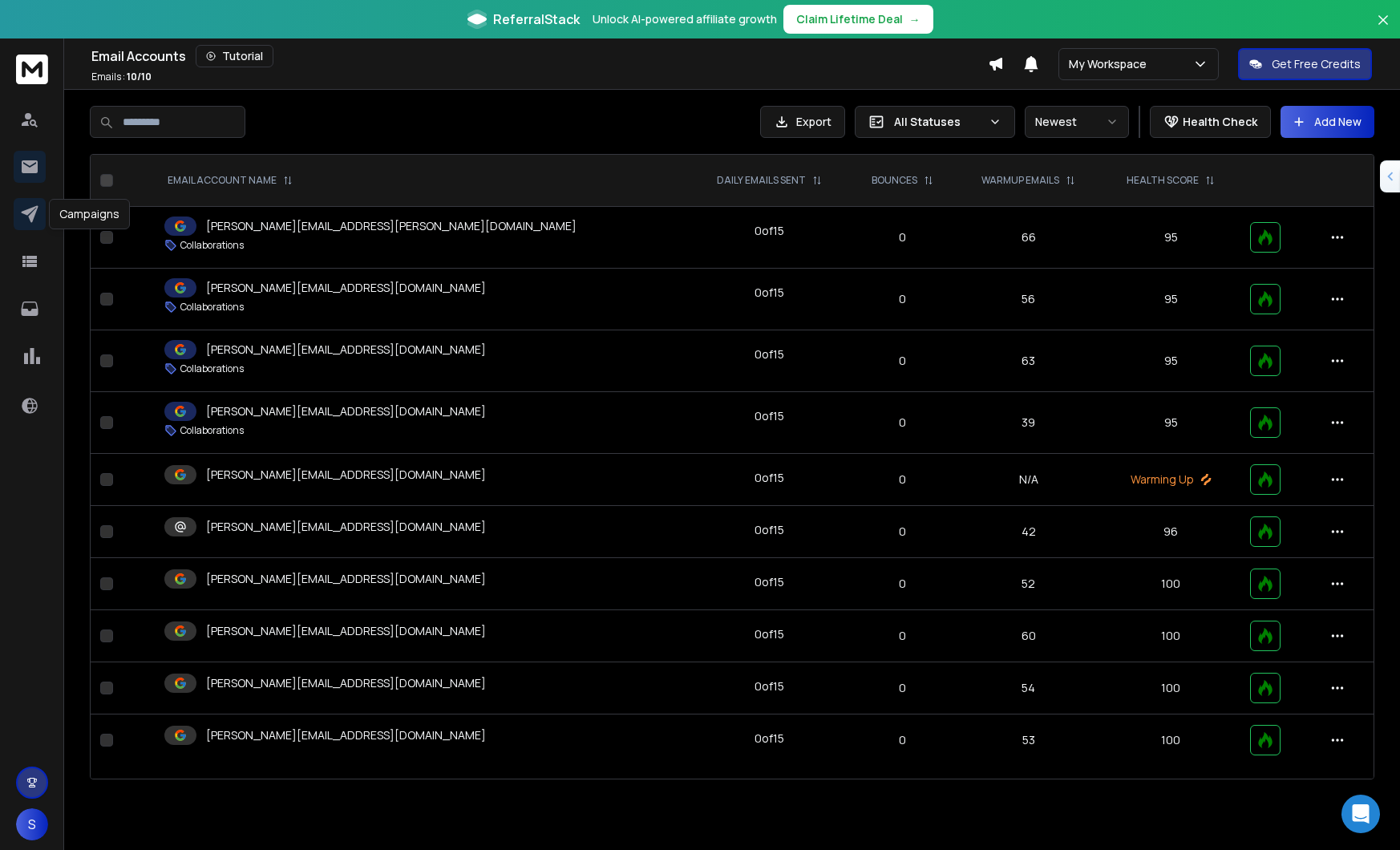
click at [35, 209] on icon at bounding box center [29, 214] width 17 height 17
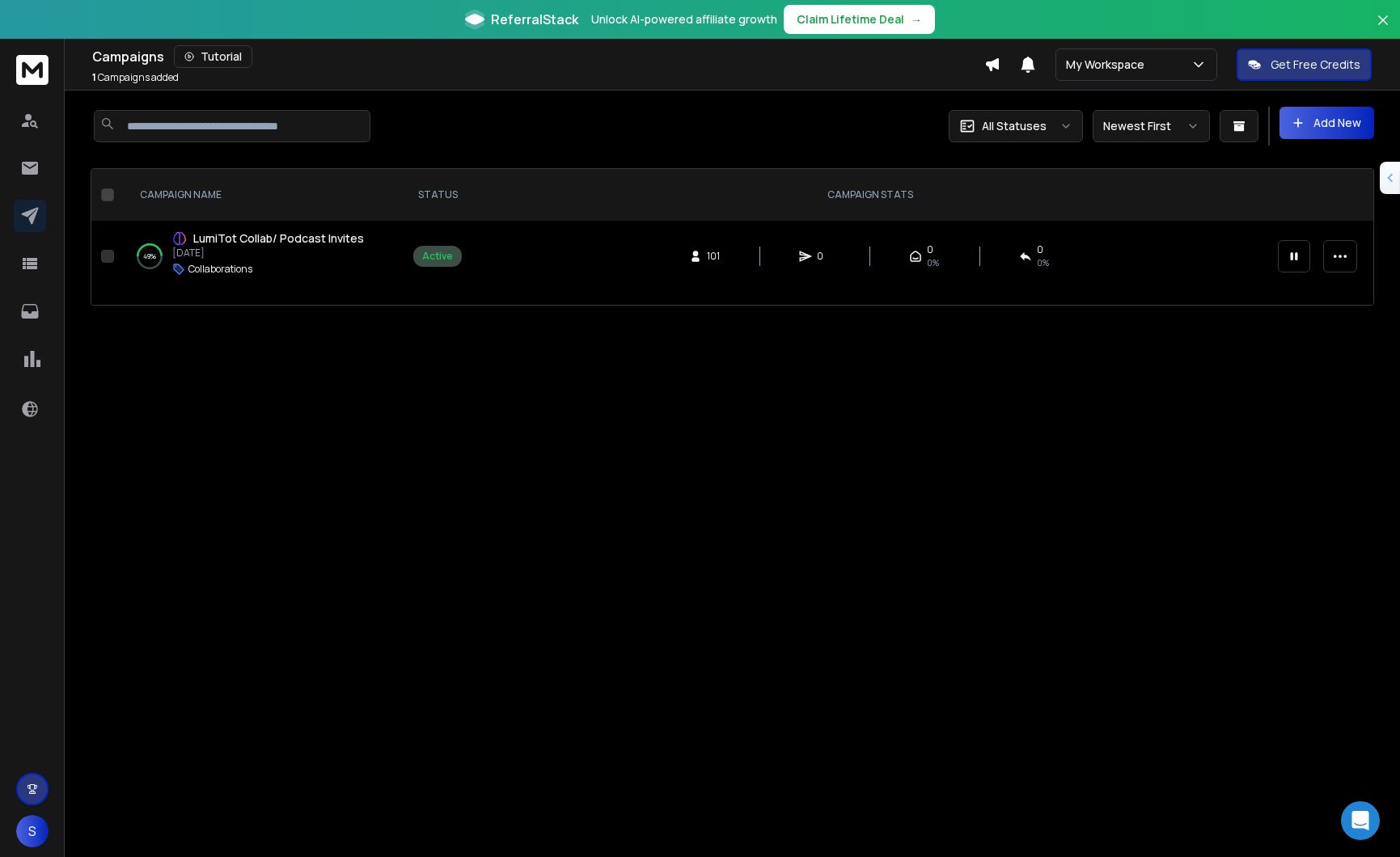
click at [255, 252] on p "[DATE]" at bounding box center [268, 253] width 192 height 13
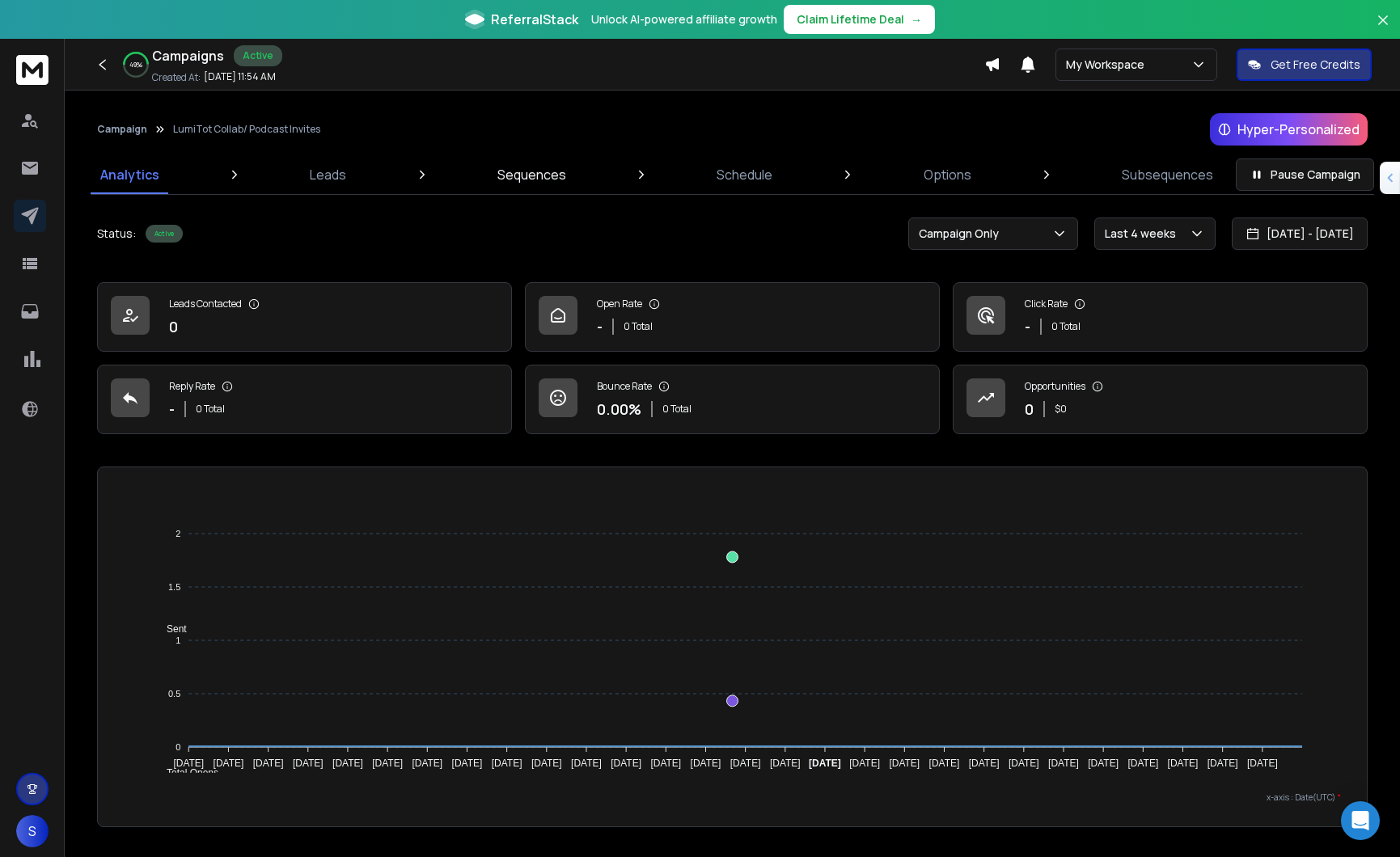
click at [525, 186] on link "Sequences" at bounding box center [532, 175] width 88 height 39
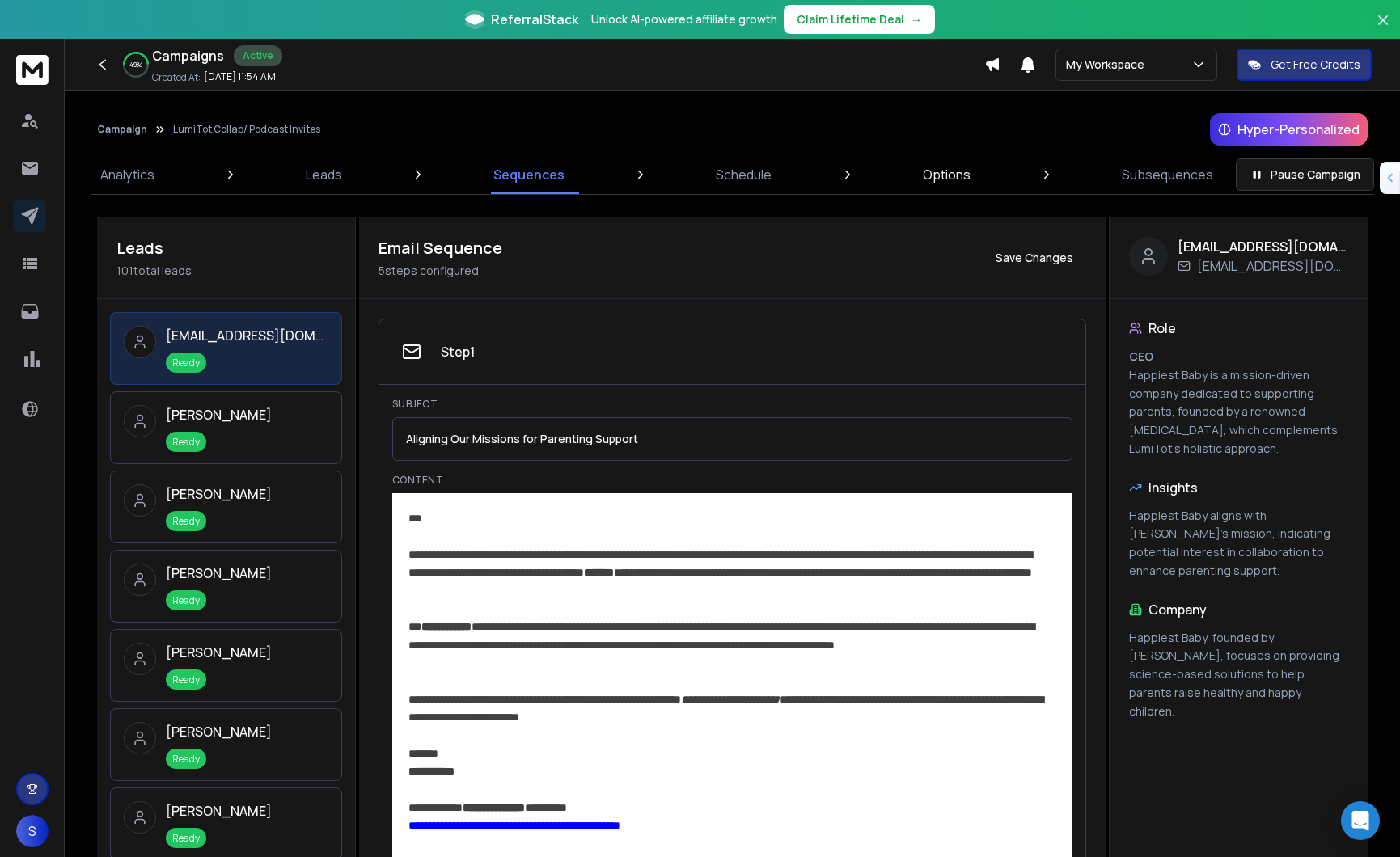
click at [949, 180] on p "Options" at bounding box center [946, 175] width 48 height 19
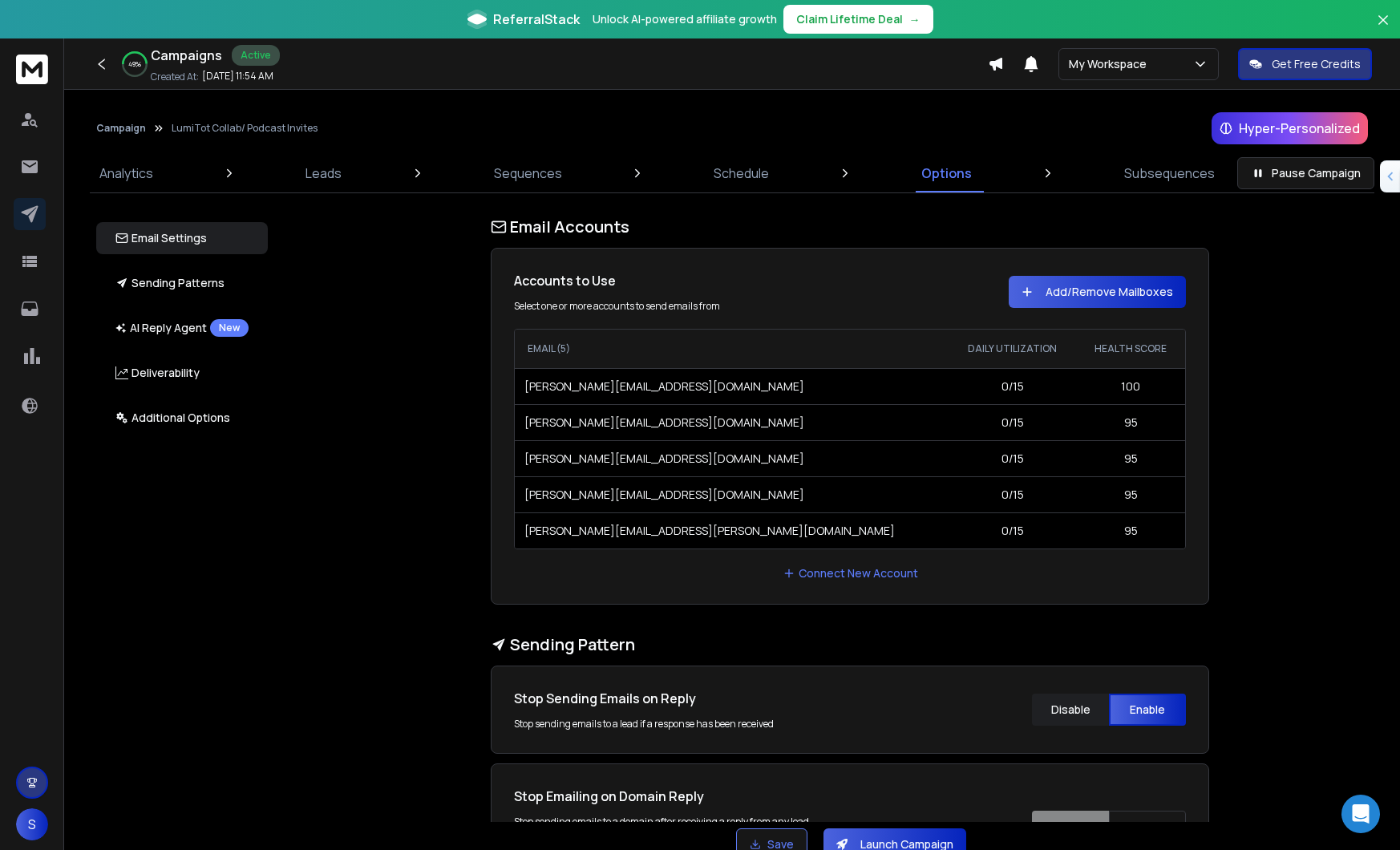
click at [1105, 288] on button "Add/Remove Mailboxes" at bounding box center [1097, 292] width 177 height 32
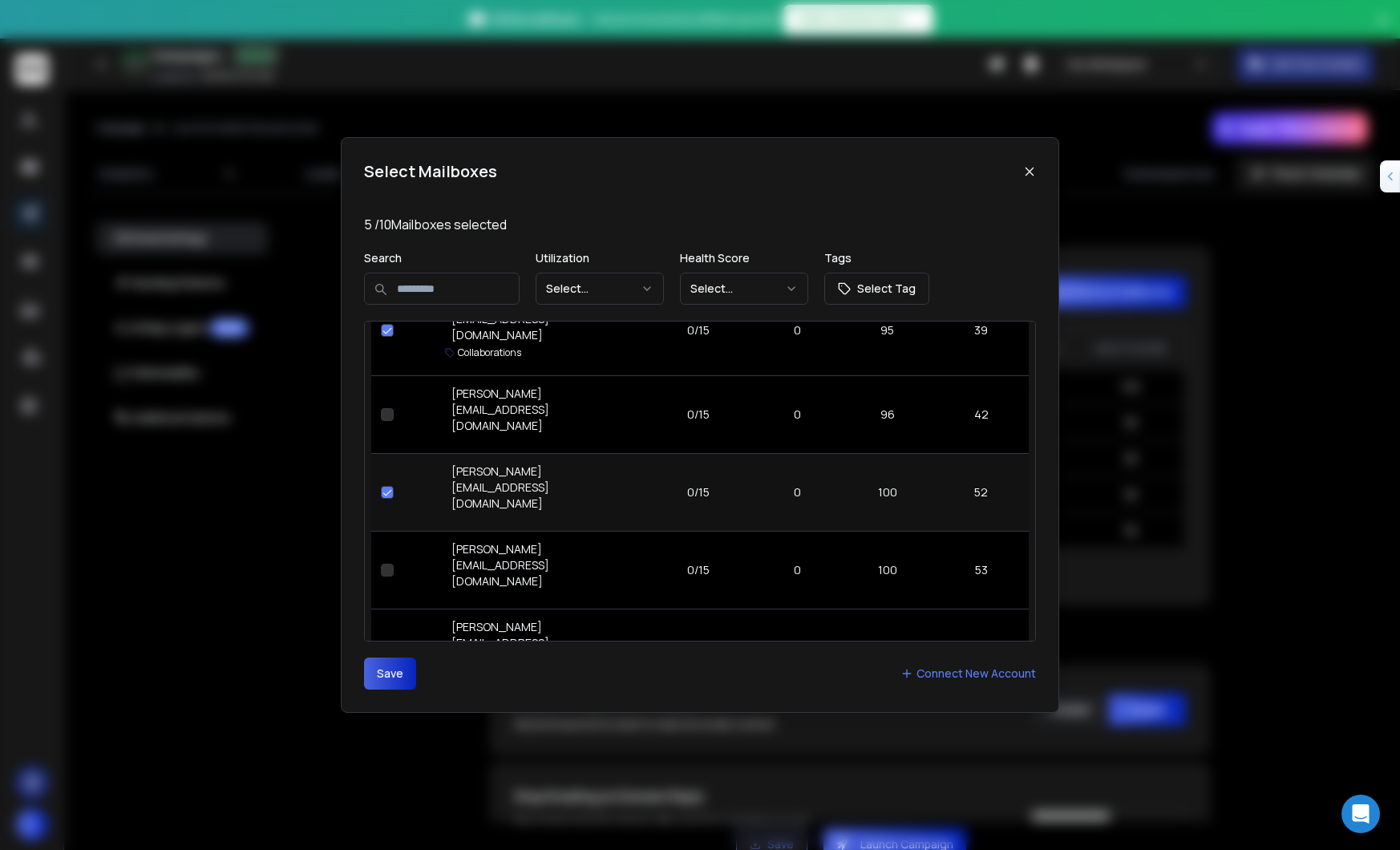
scroll to position [139, 0]
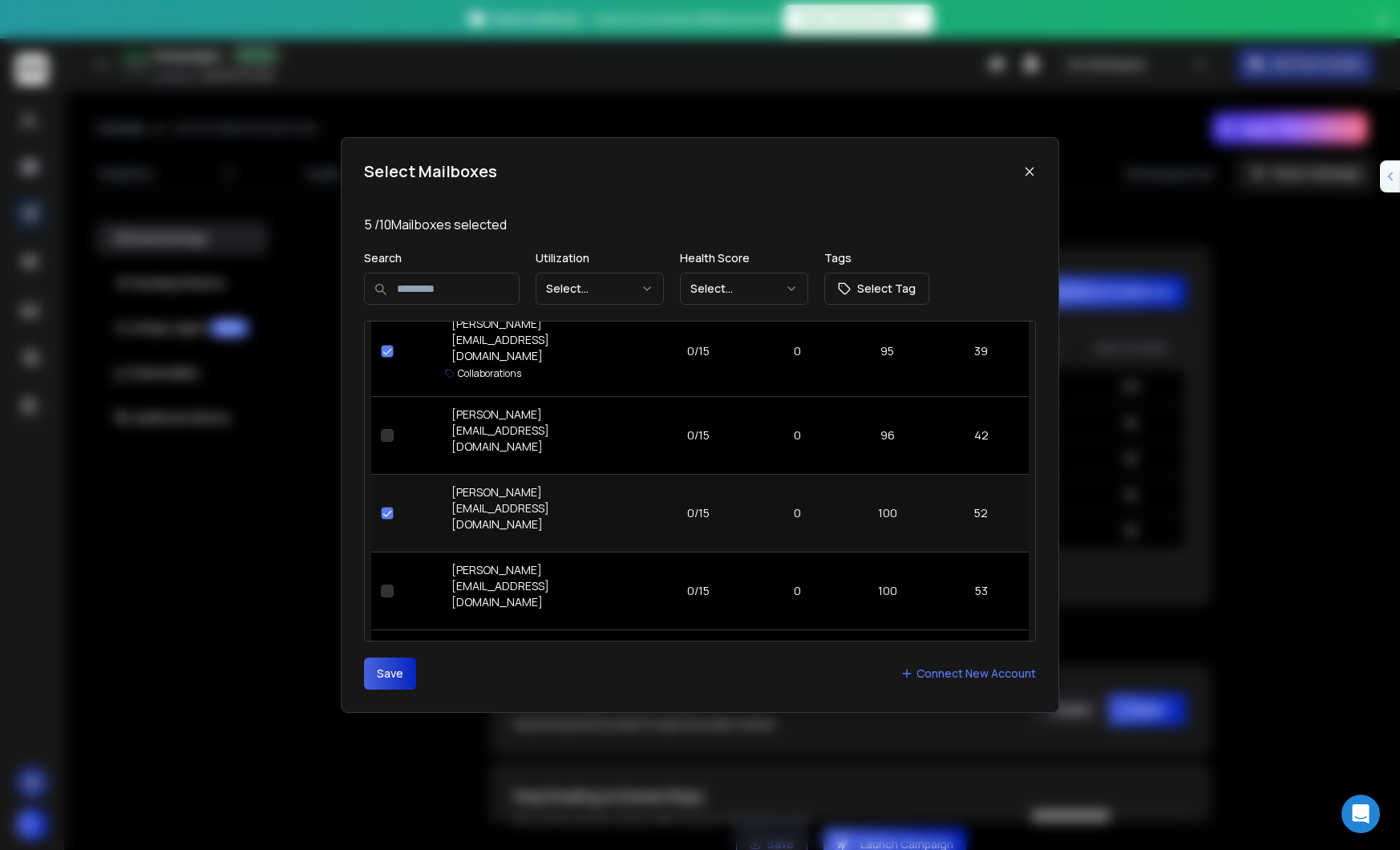
click at [390, 474] on td at bounding box center [404, 513] width 64 height 78
click at [386, 507] on button "button" at bounding box center [388, 514] width 13 height 13
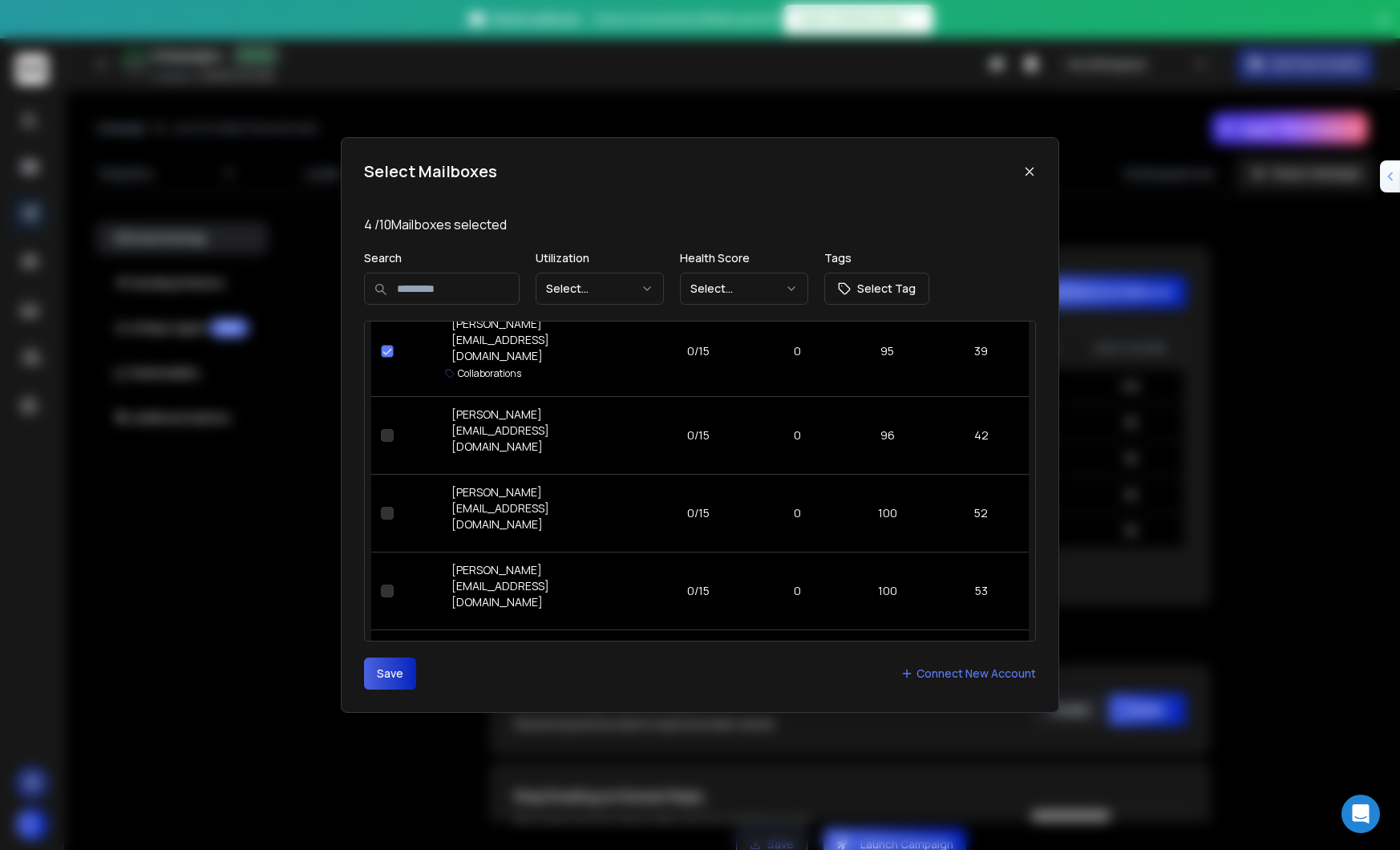
click at [390, 683] on button "Save" at bounding box center [390, 674] width 52 height 32
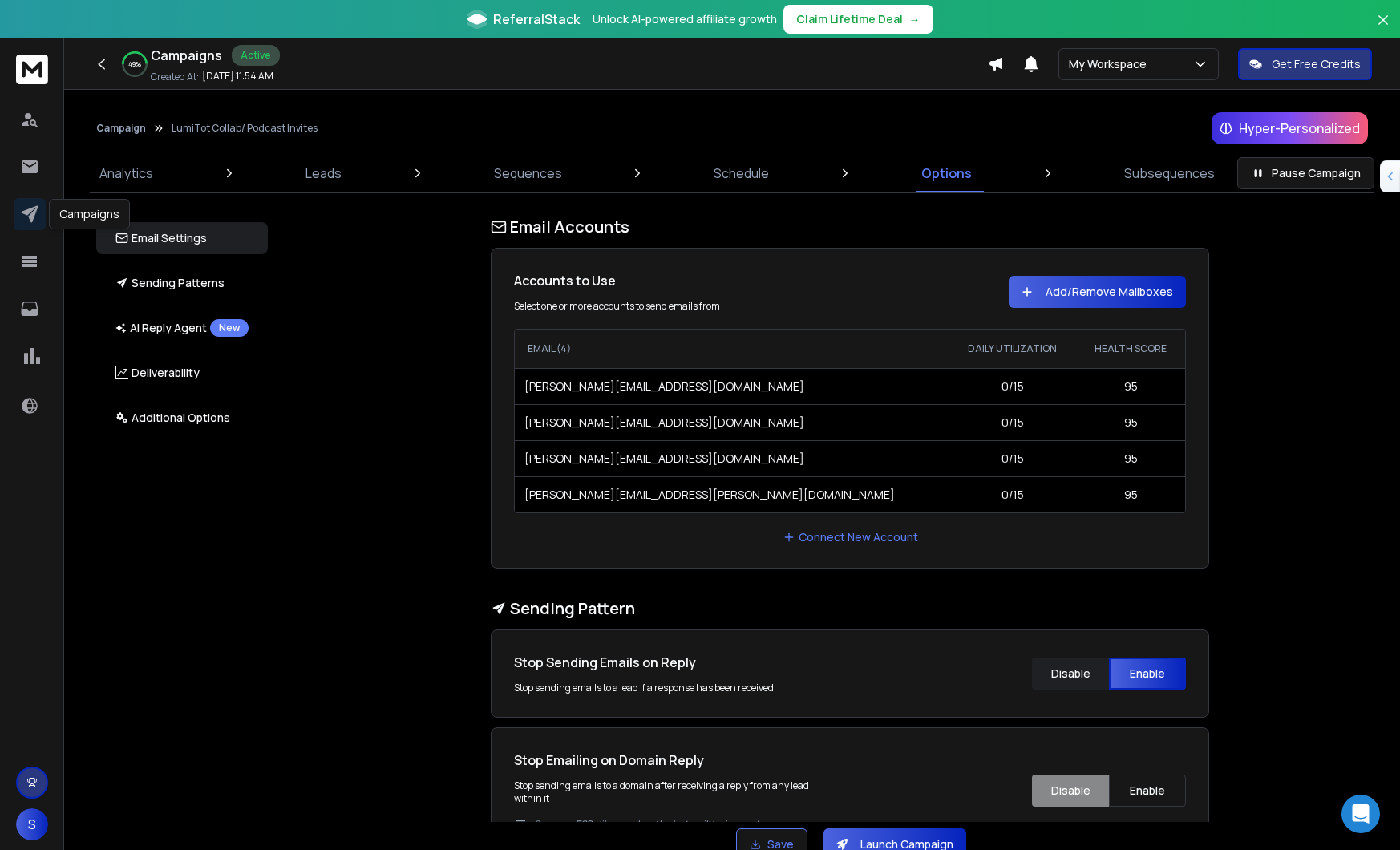
click at [20, 216] on icon at bounding box center [30, 214] width 19 height 19
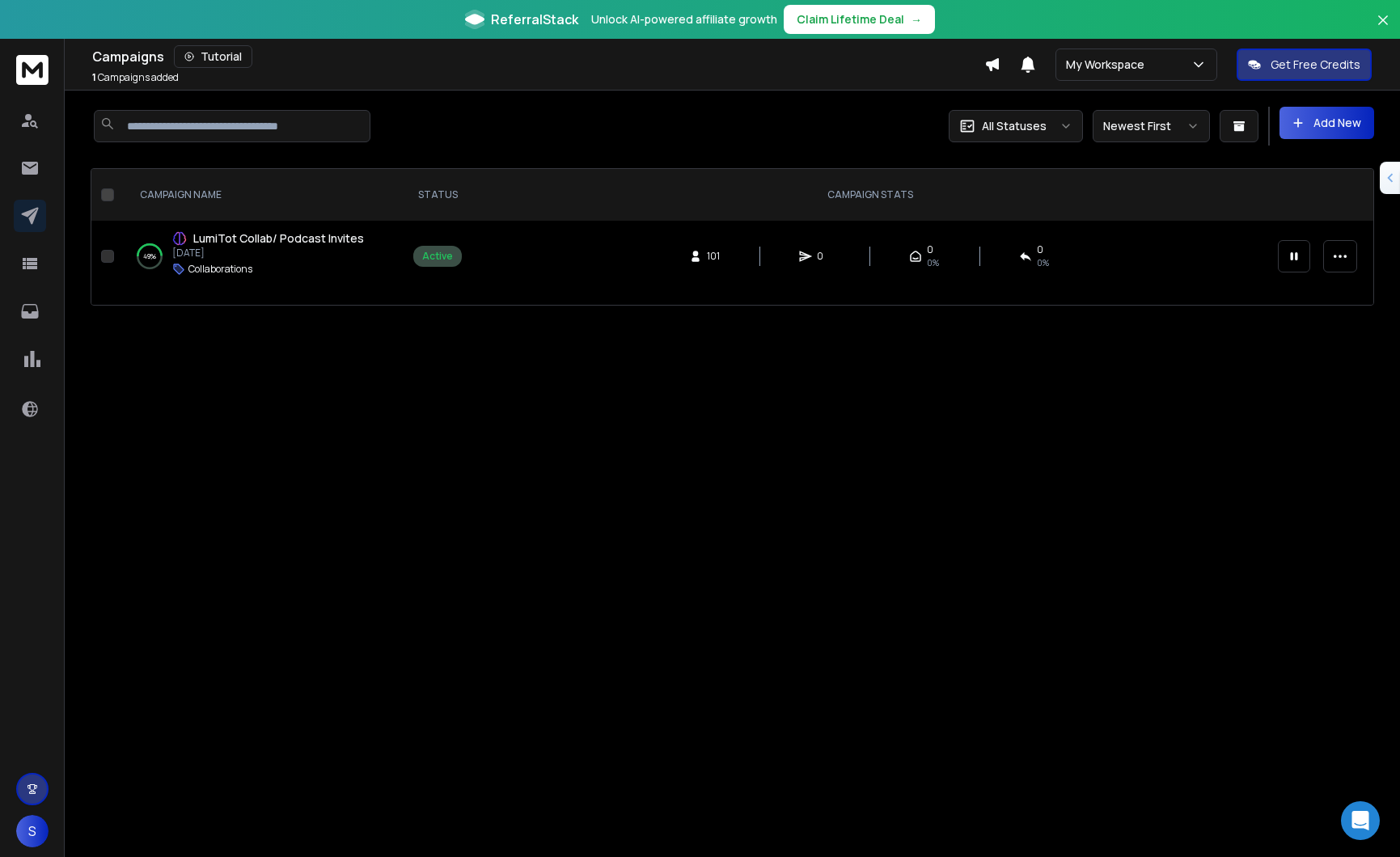
click at [1337, 126] on button "Add New" at bounding box center [1326, 123] width 95 height 32
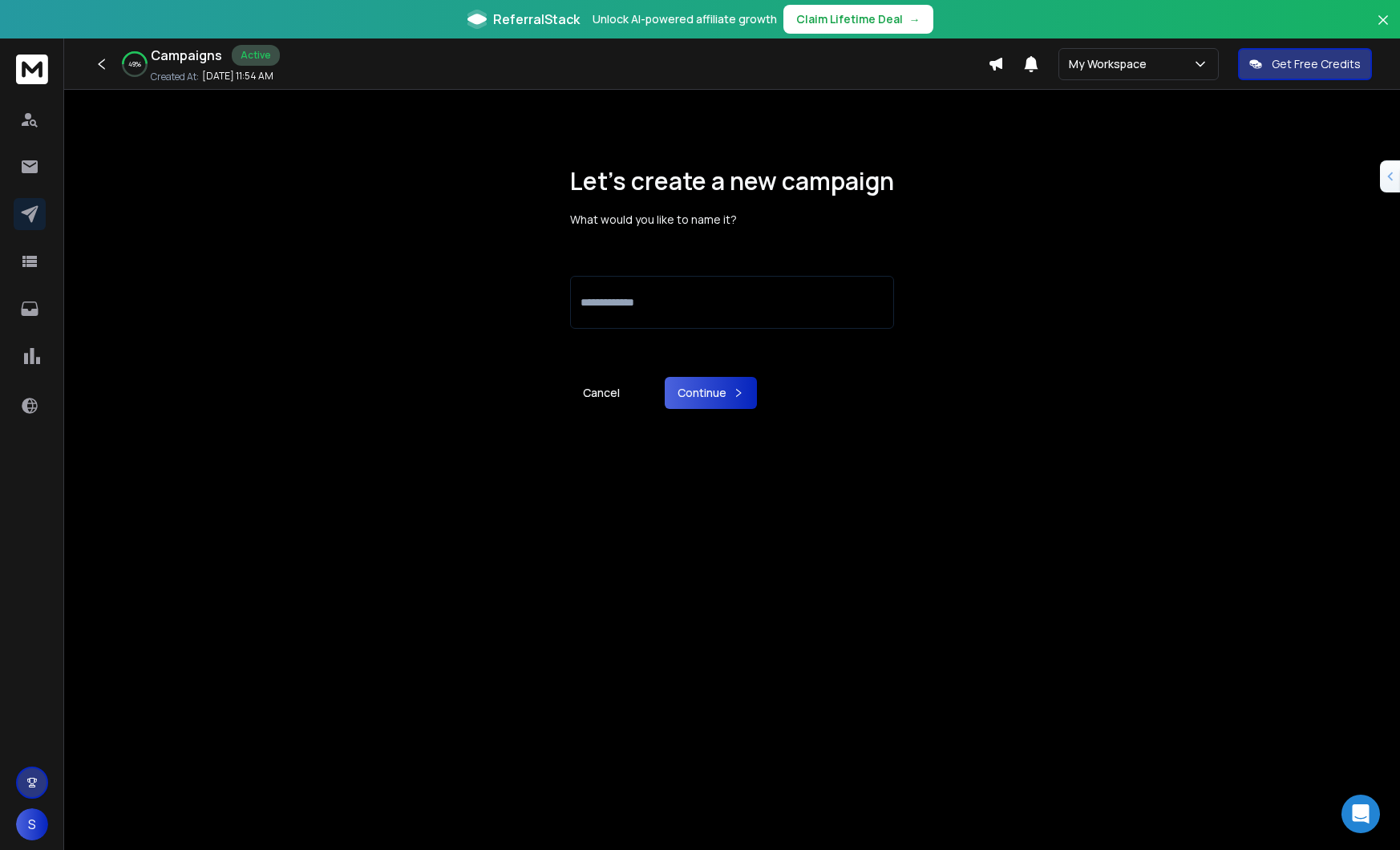
click at [672, 294] on input at bounding box center [732, 303] width 324 height 53
type input "**********"
click at [719, 388] on button "Continue" at bounding box center [711, 393] width 92 height 32
